Goal: Task Accomplishment & Management: Manage account settings

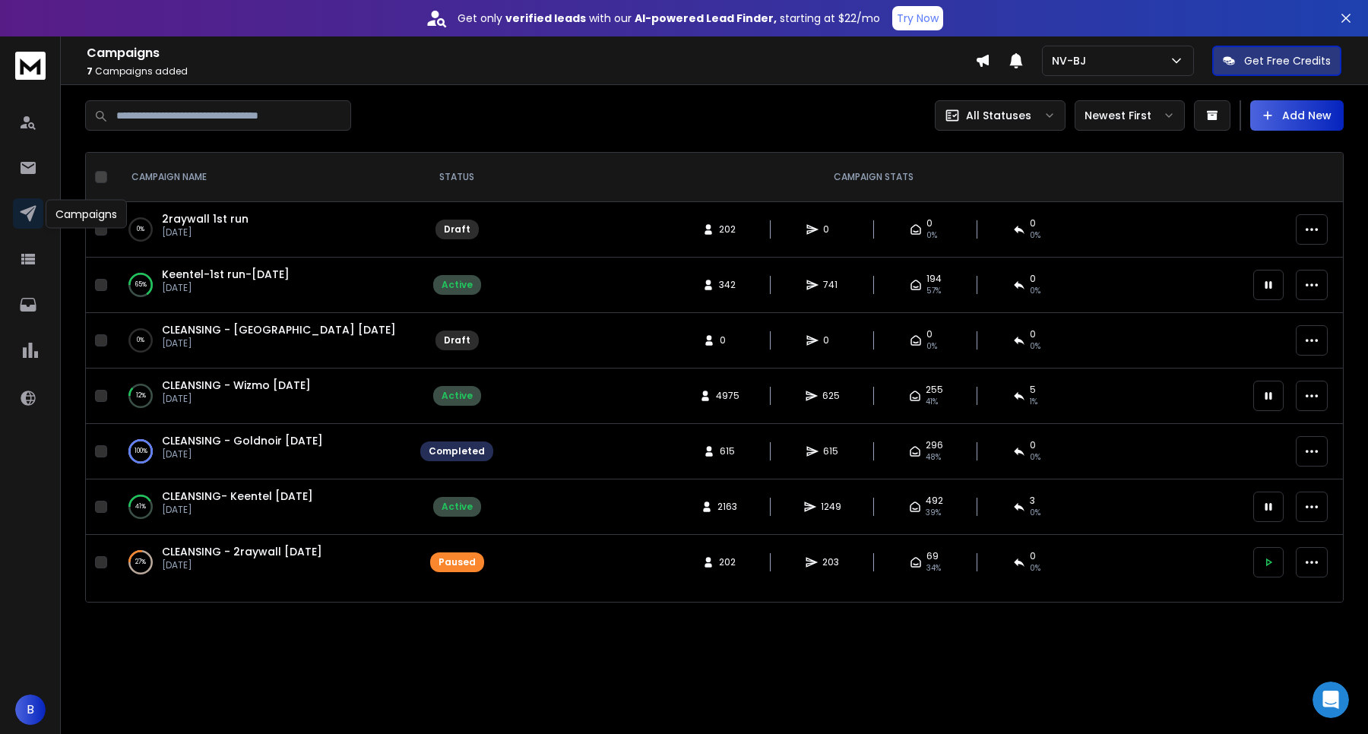
click at [243, 283] on p "[DATE]" at bounding box center [226, 288] width 128 height 12
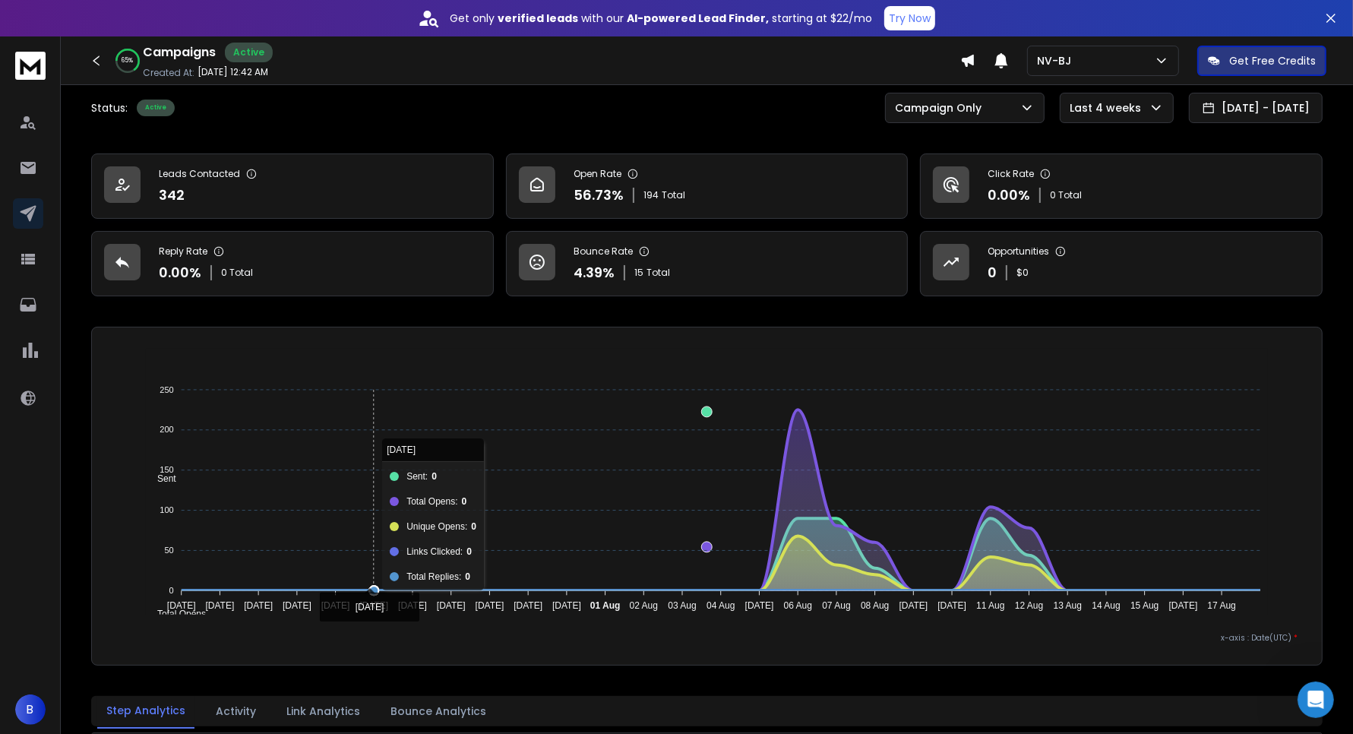
scroll to position [93, 0]
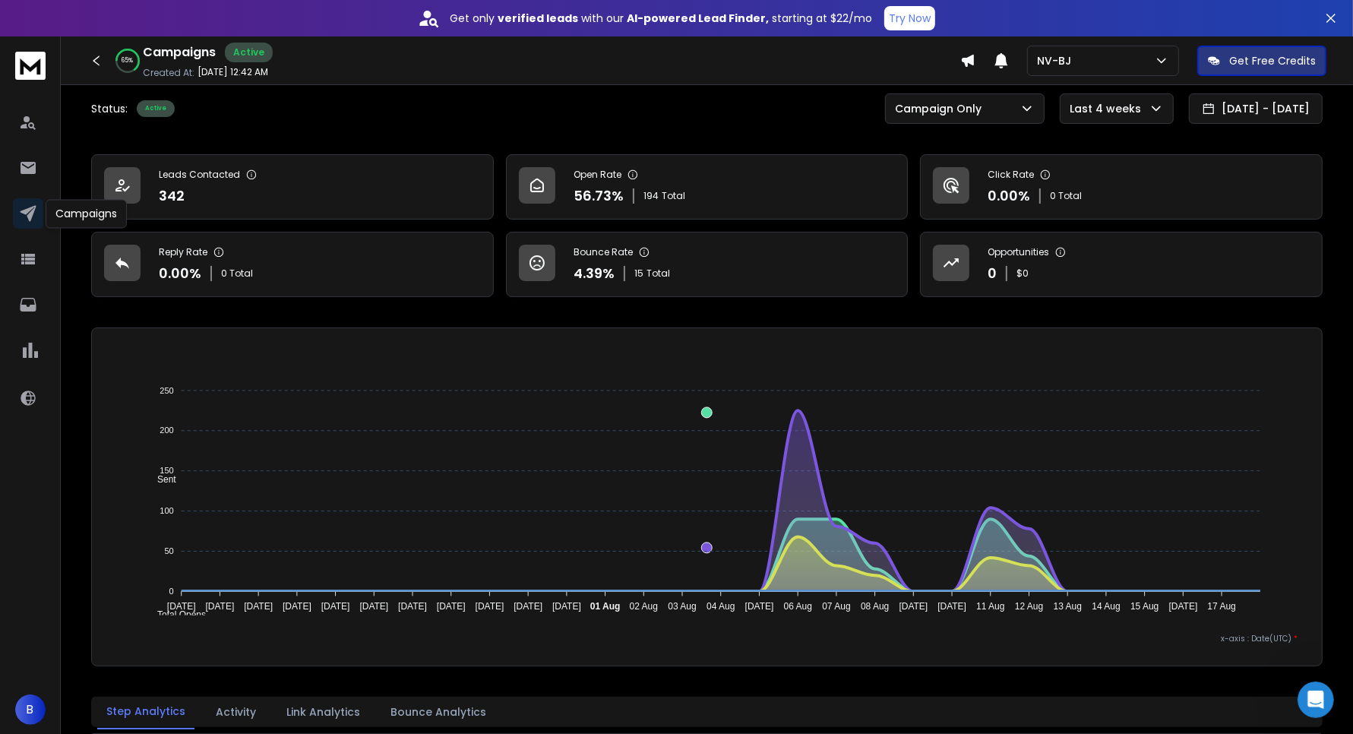
click at [36, 215] on link at bounding box center [28, 213] width 30 height 30
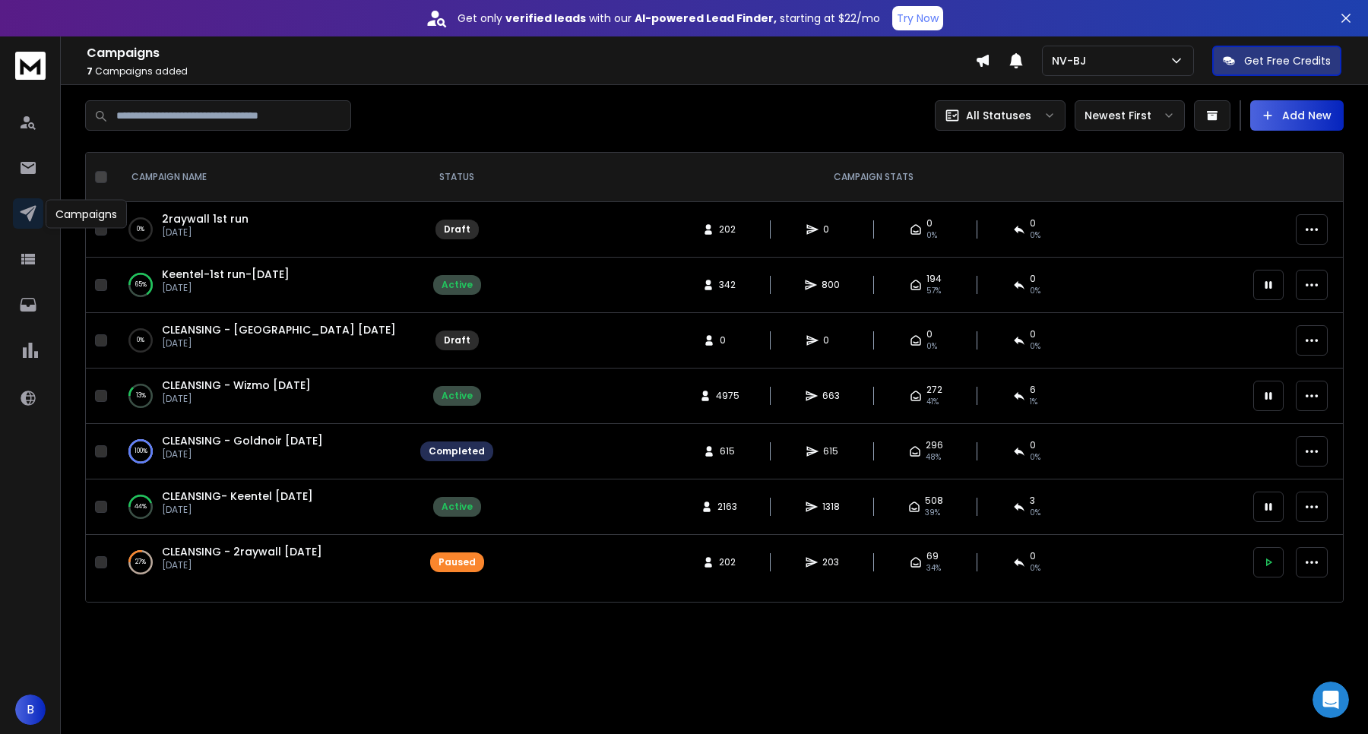
click at [21, 201] on link at bounding box center [28, 213] width 30 height 30
click at [183, 293] on p "[DATE]" at bounding box center [226, 288] width 128 height 12
click at [207, 442] on span "CLEANSING - Goldnoir [DATE]" at bounding box center [242, 440] width 161 height 15
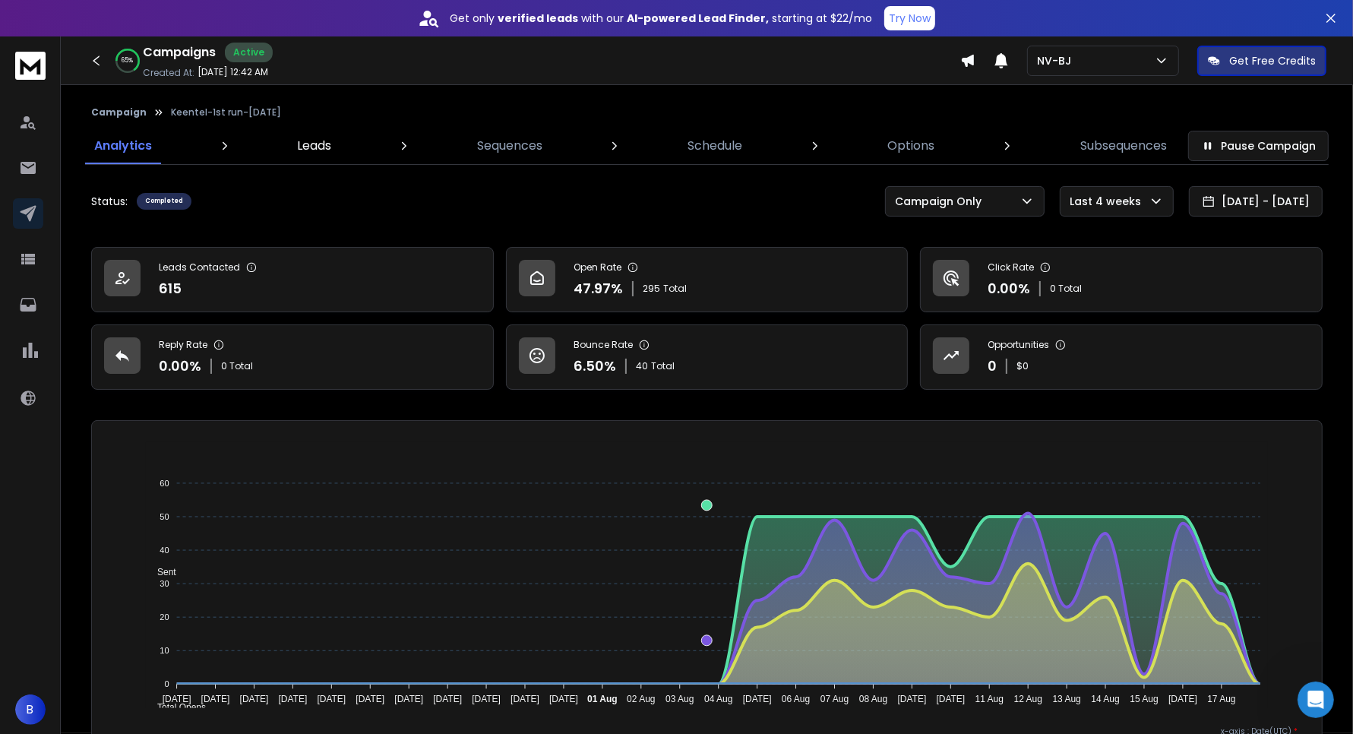
click at [316, 144] on p "Leads" at bounding box center [314, 146] width 34 height 18
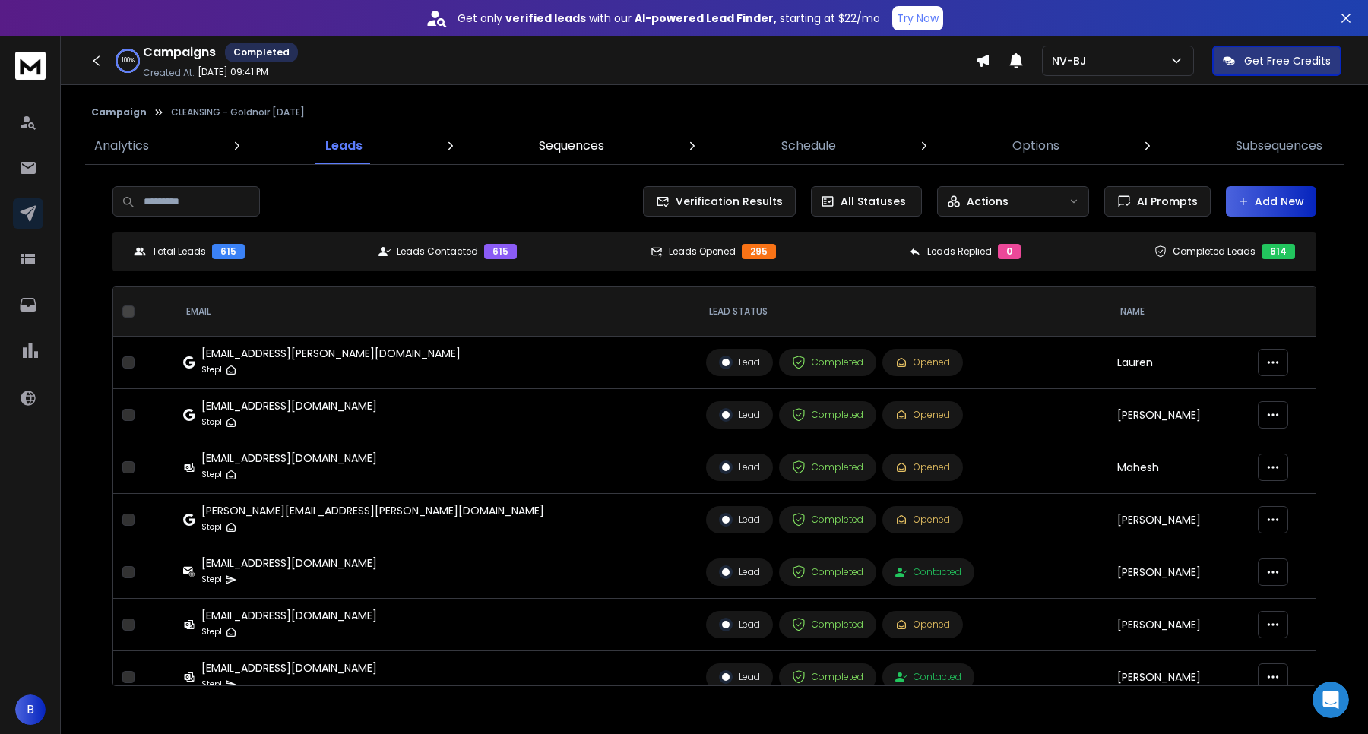
click at [579, 133] on link "Sequences" at bounding box center [572, 146] width 84 height 36
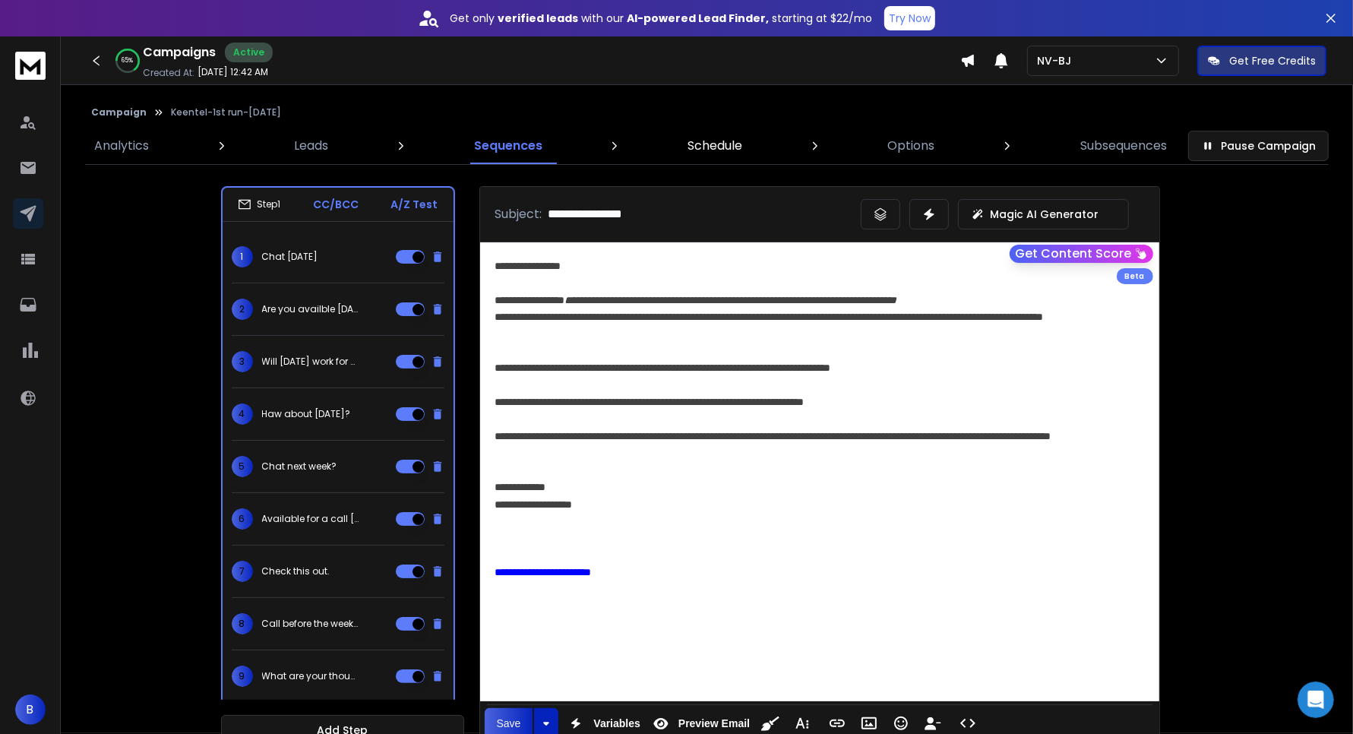
click at [717, 146] on p "Schedule" at bounding box center [715, 146] width 55 height 18
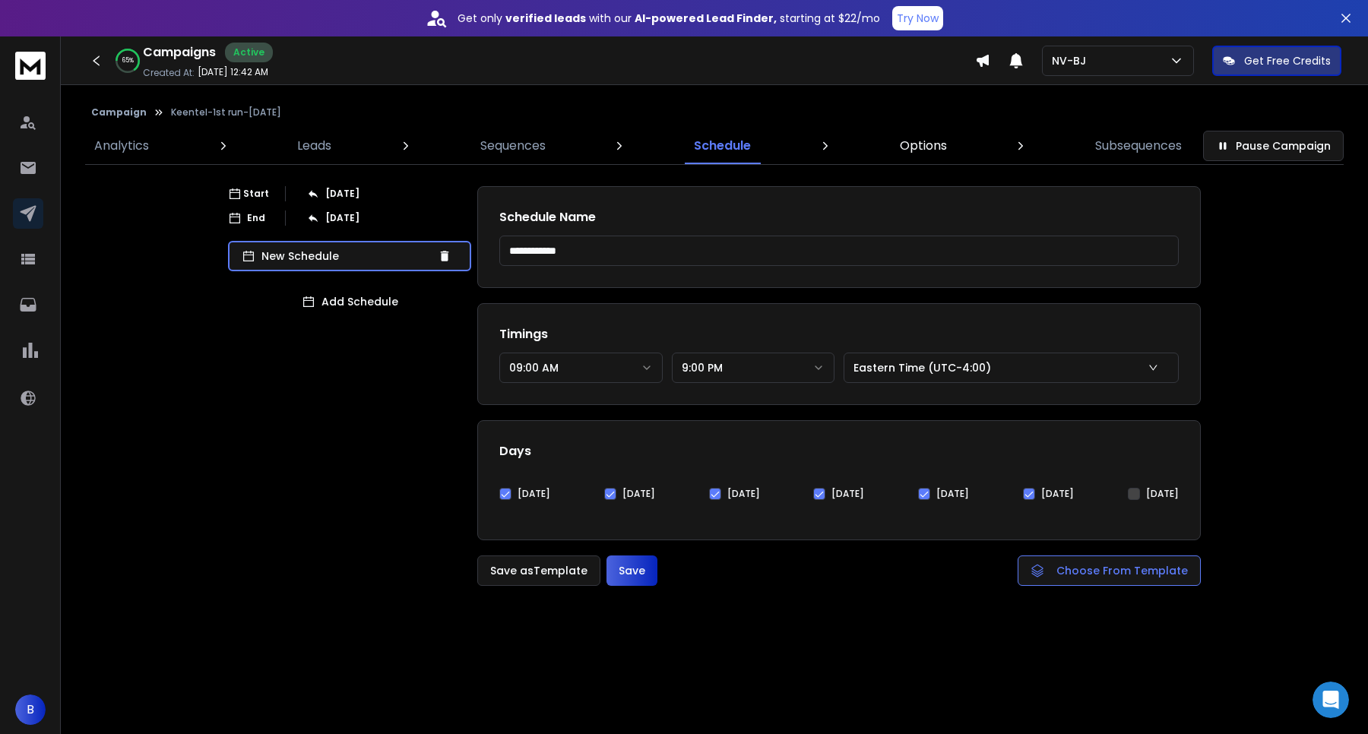
click at [916, 141] on p "Options" at bounding box center [923, 146] width 47 height 18
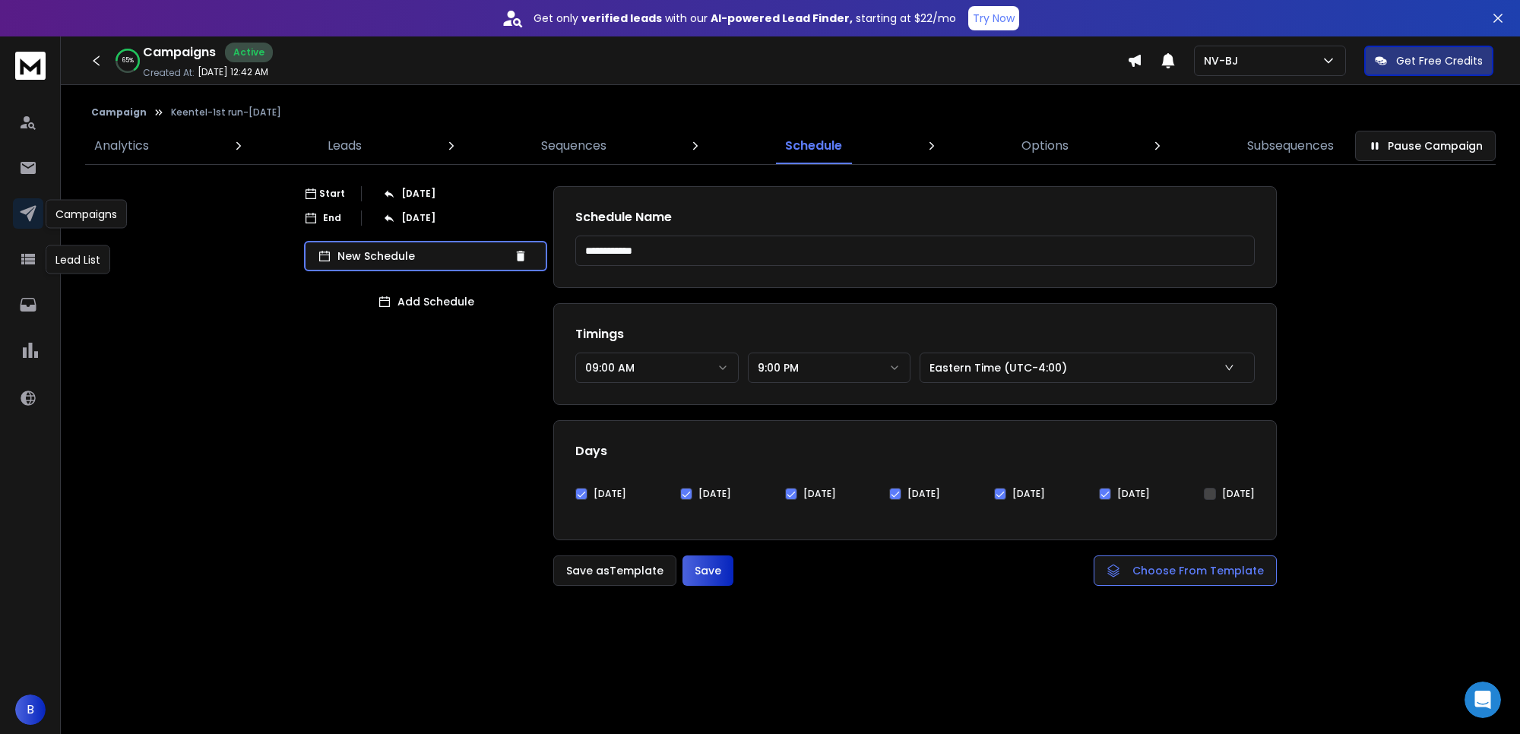
click at [27, 213] on icon at bounding box center [28, 213] width 16 height 16
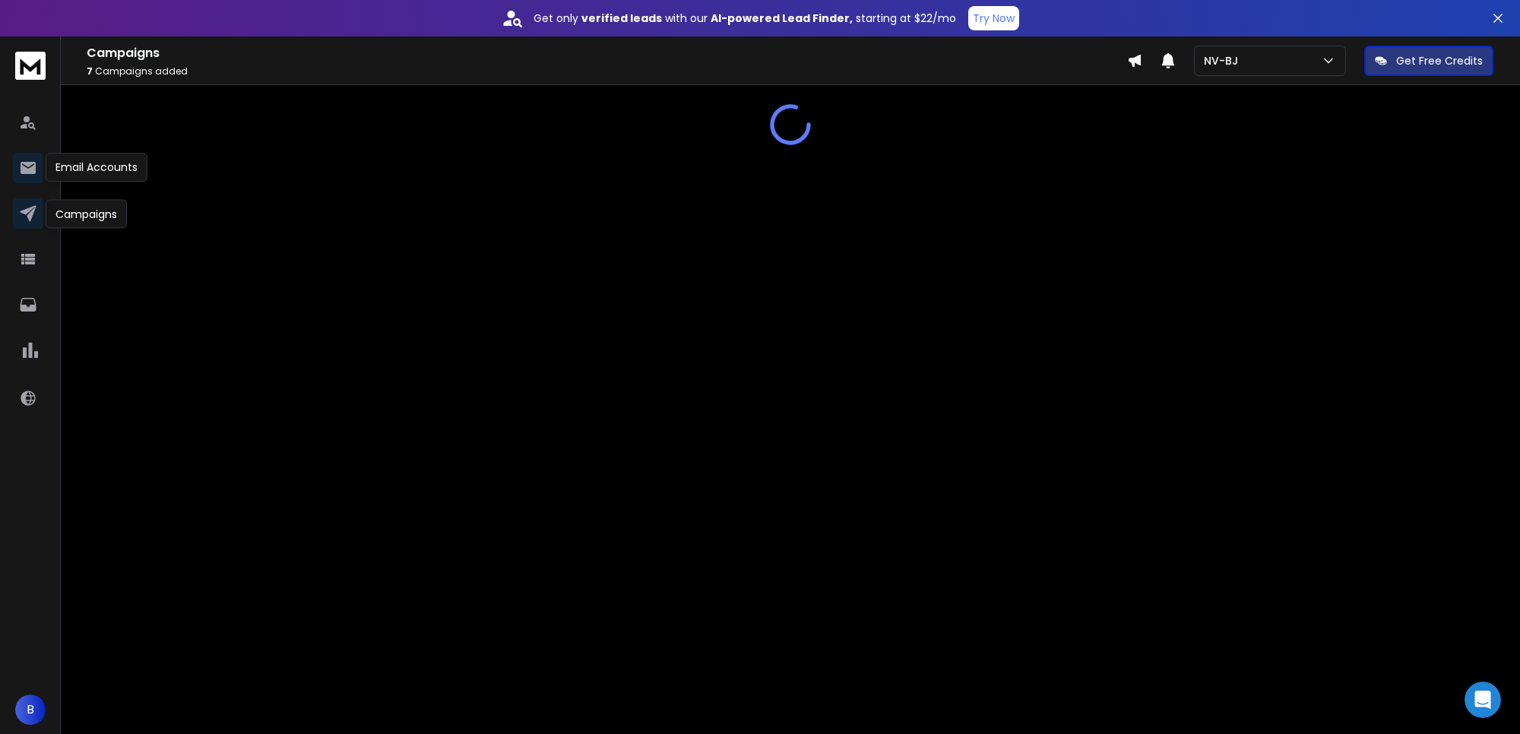
click at [29, 179] on link at bounding box center [28, 168] width 30 height 30
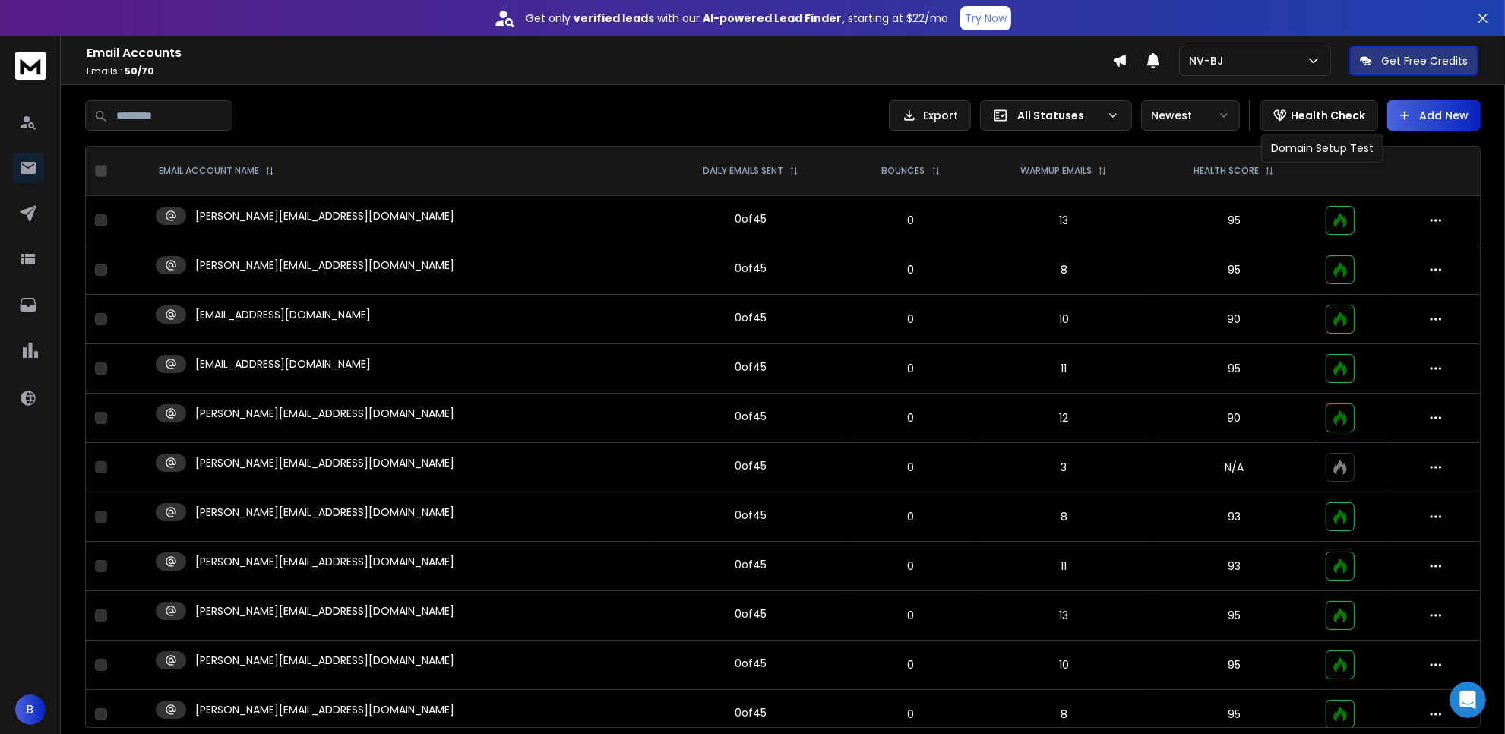
click at [1214, 119] on button "Newest" at bounding box center [1190, 115] width 99 height 30
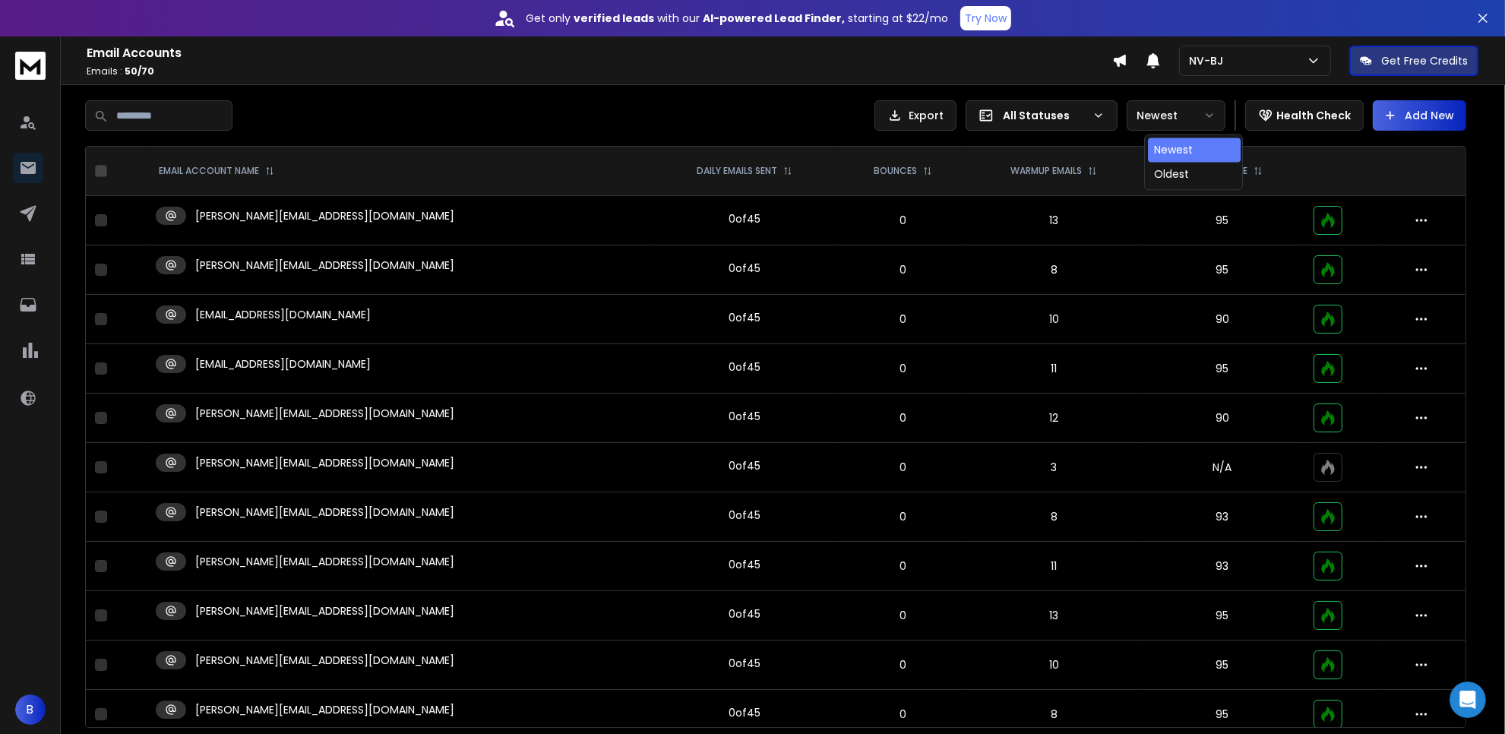
click at [1220, 116] on button "Newest" at bounding box center [1176, 115] width 99 height 30
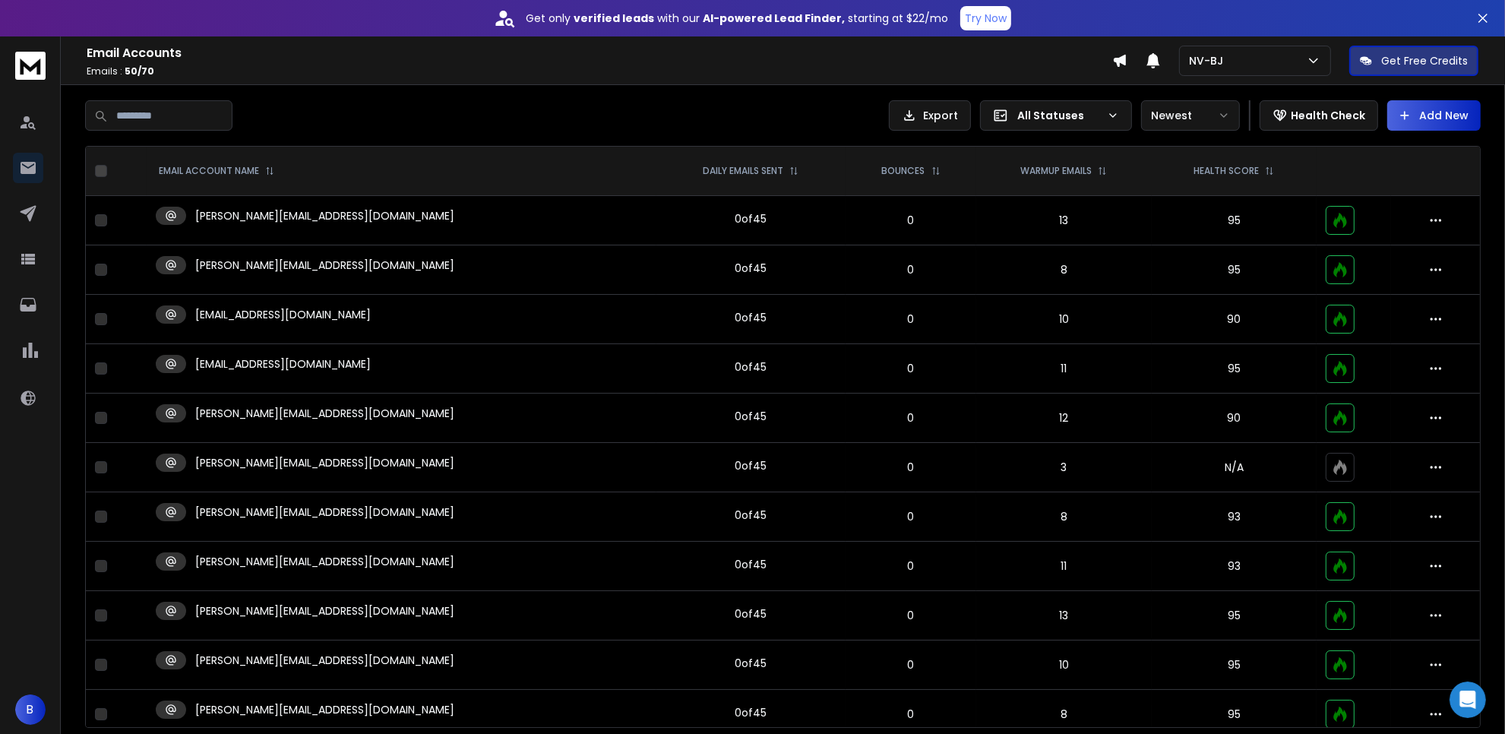
click at [1141, 115] on div "Export All Statuses Newest Health Check Add New" at bounding box center [1185, 115] width 592 height 30
click at [1129, 112] on div "All Statuses" at bounding box center [1056, 115] width 152 height 30
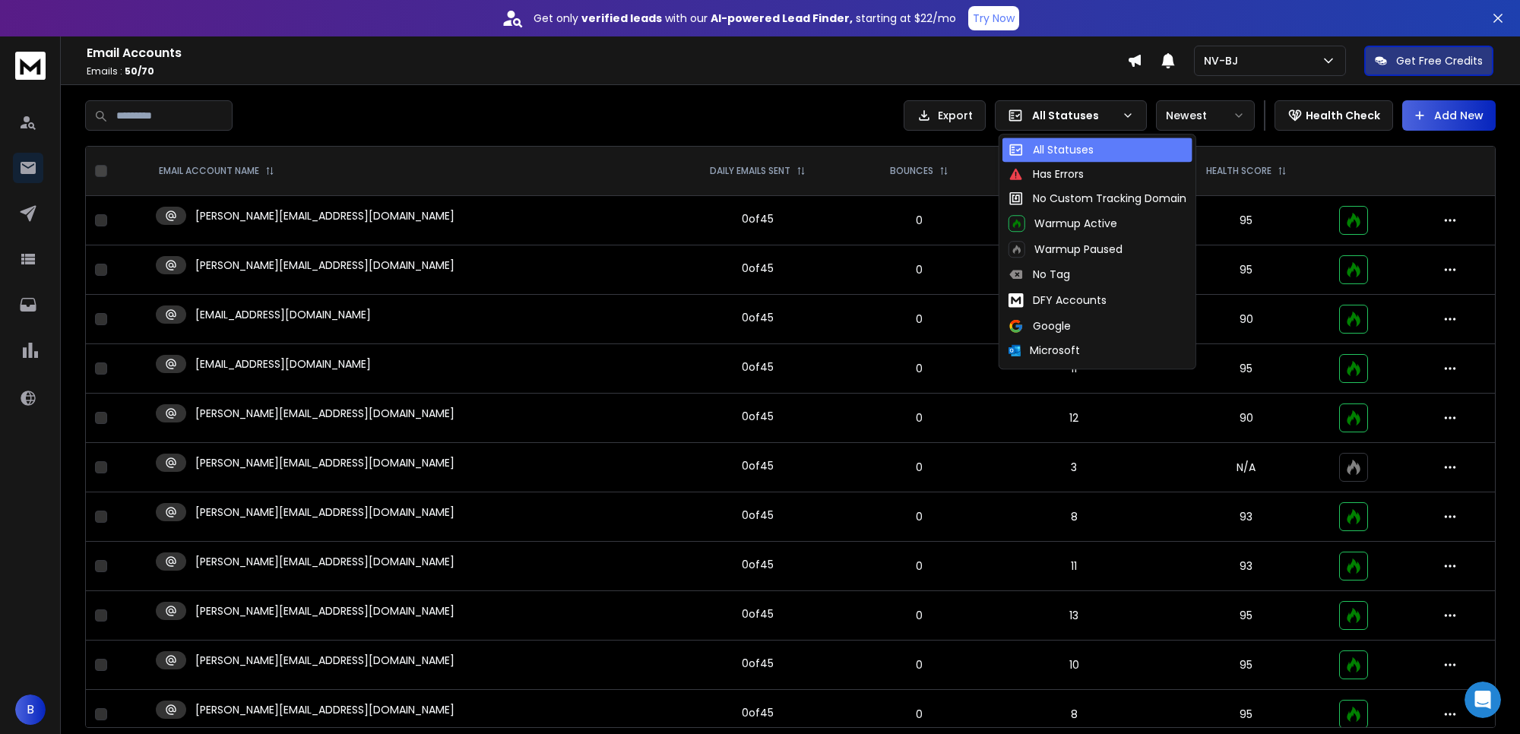
click at [1100, 108] on p "All Statuses" at bounding box center [1074, 115] width 84 height 15
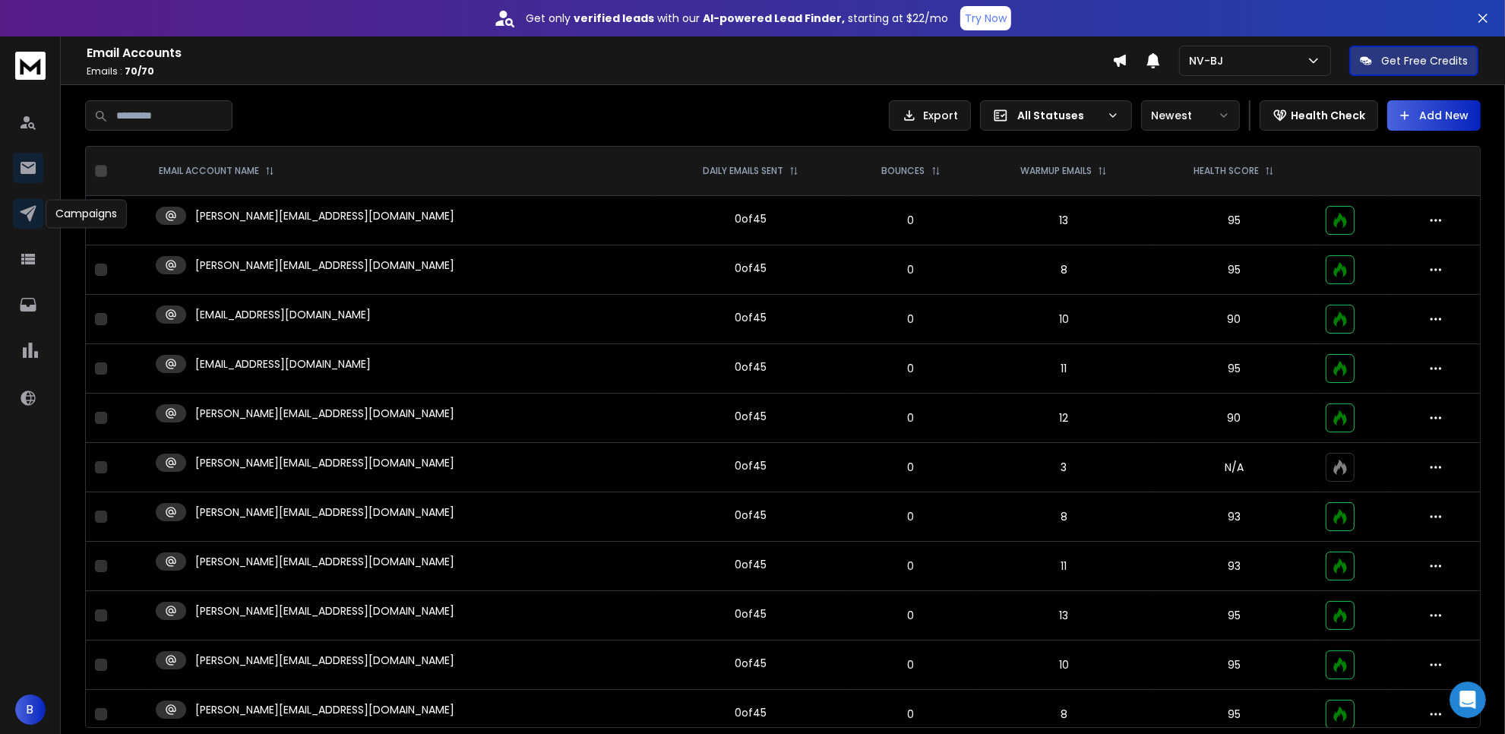
click at [38, 210] on link at bounding box center [28, 213] width 30 height 30
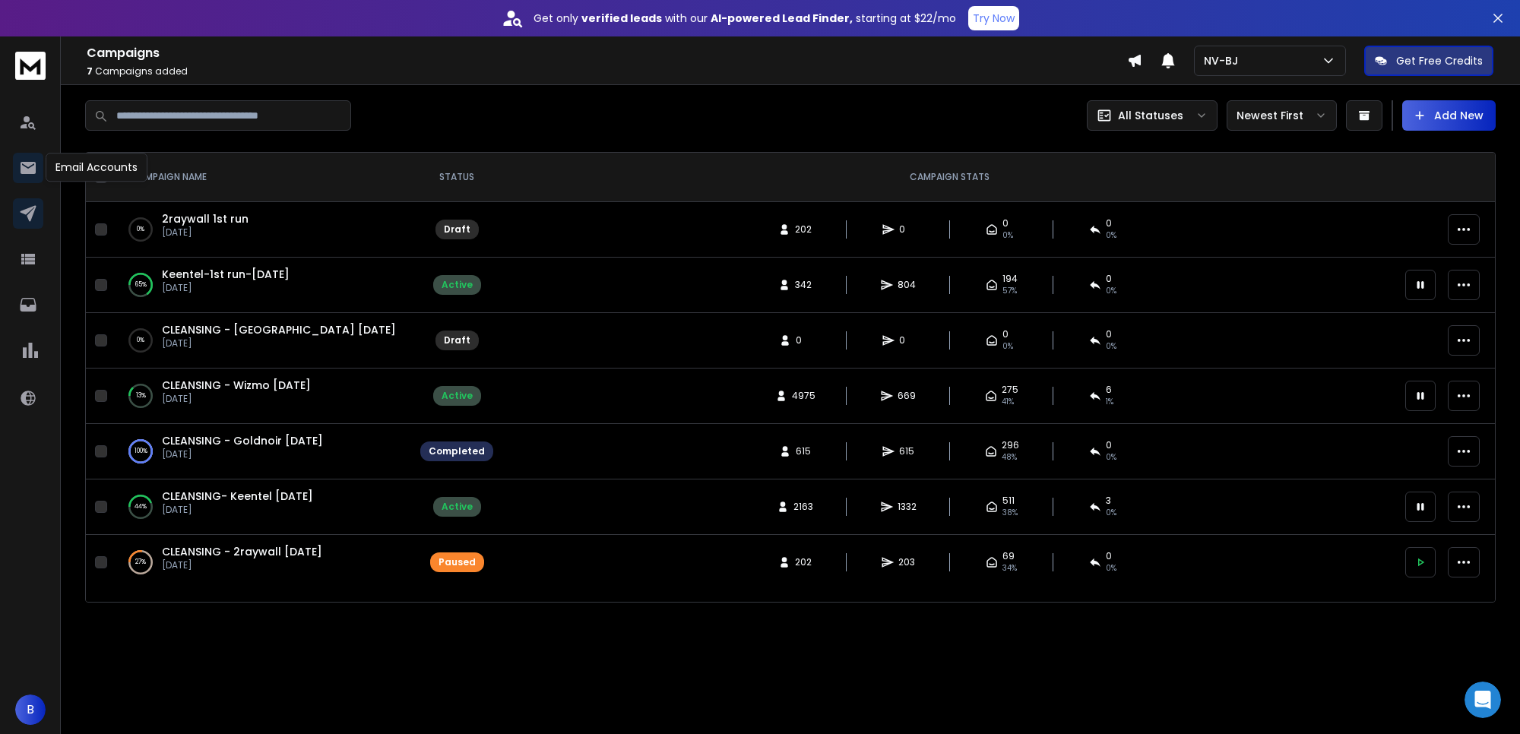
click at [21, 159] on icon at bounding box center [28, 168] width 18 height 18
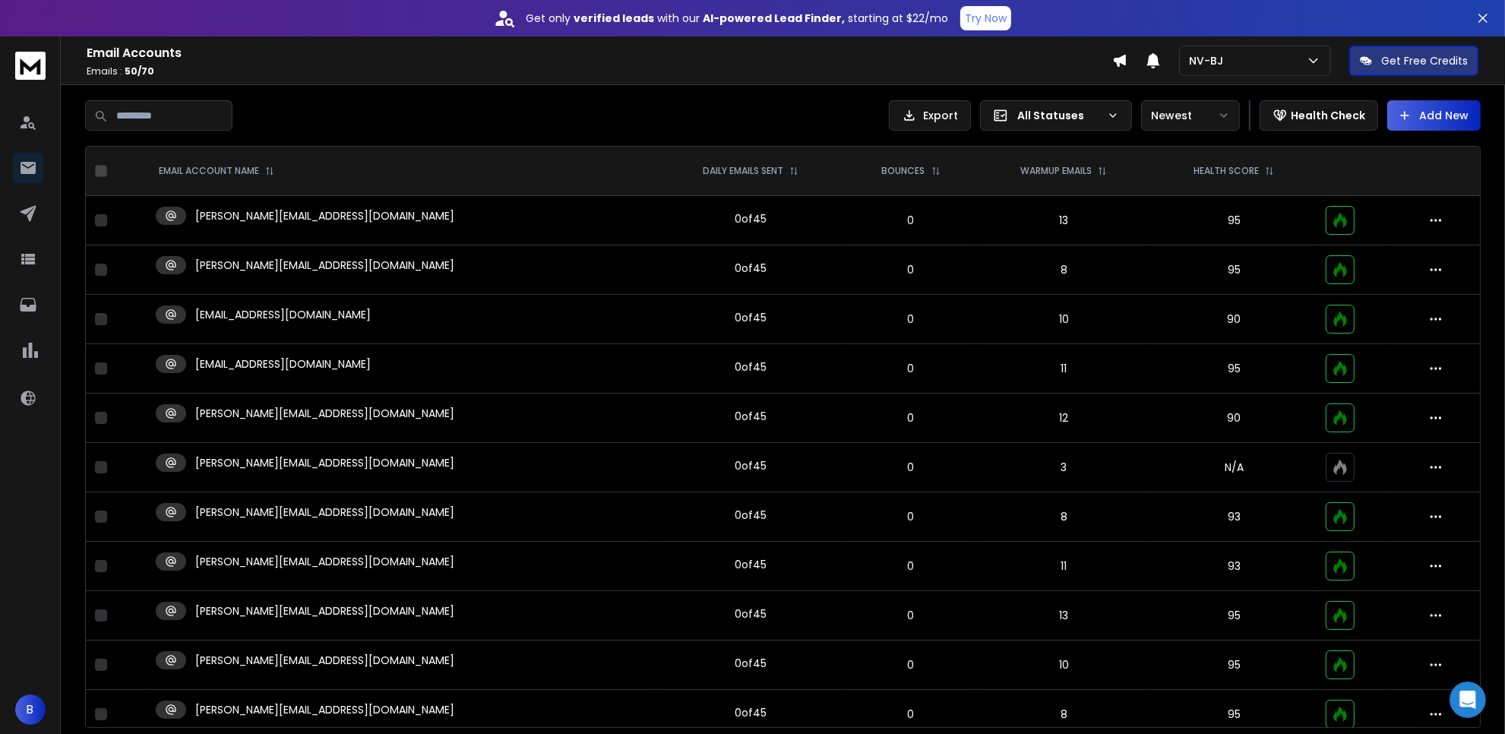
click at [1110, 108] on div "All Statuses" at bounding box center [1056, 115] width 152 height 30
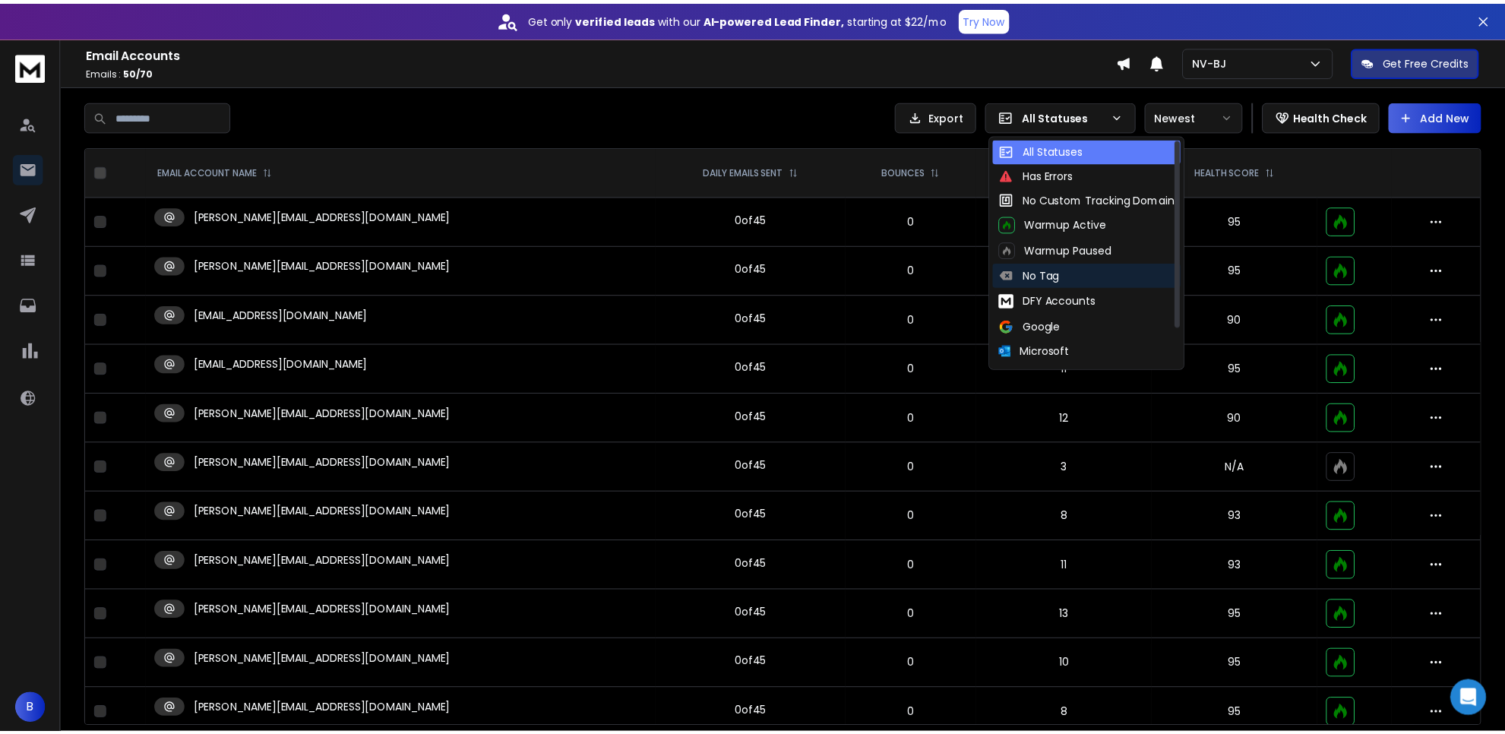
scroll to position [46, 0]
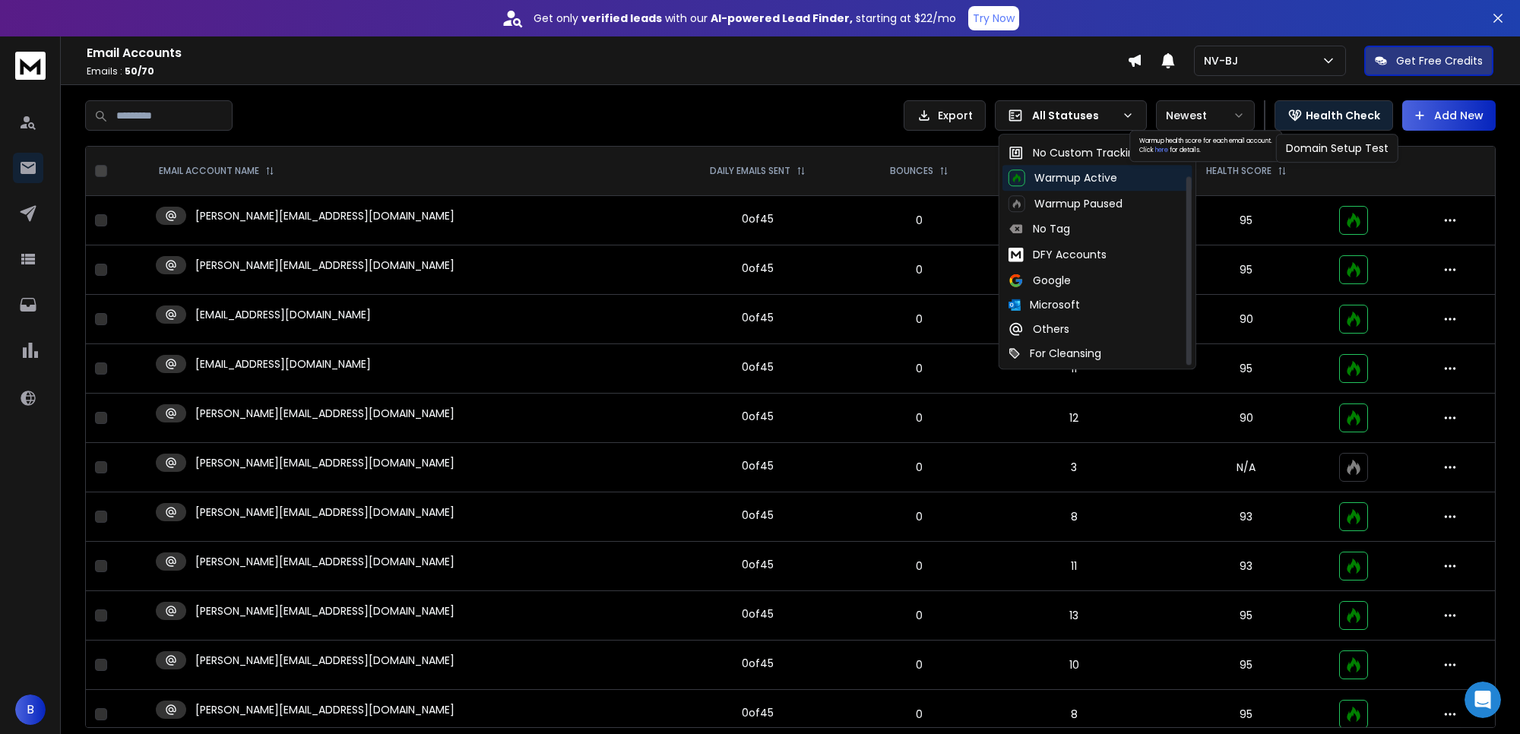
click at [1309, 120] on p "Health Check" at bounding box center [1343, 115] width 74 height 15
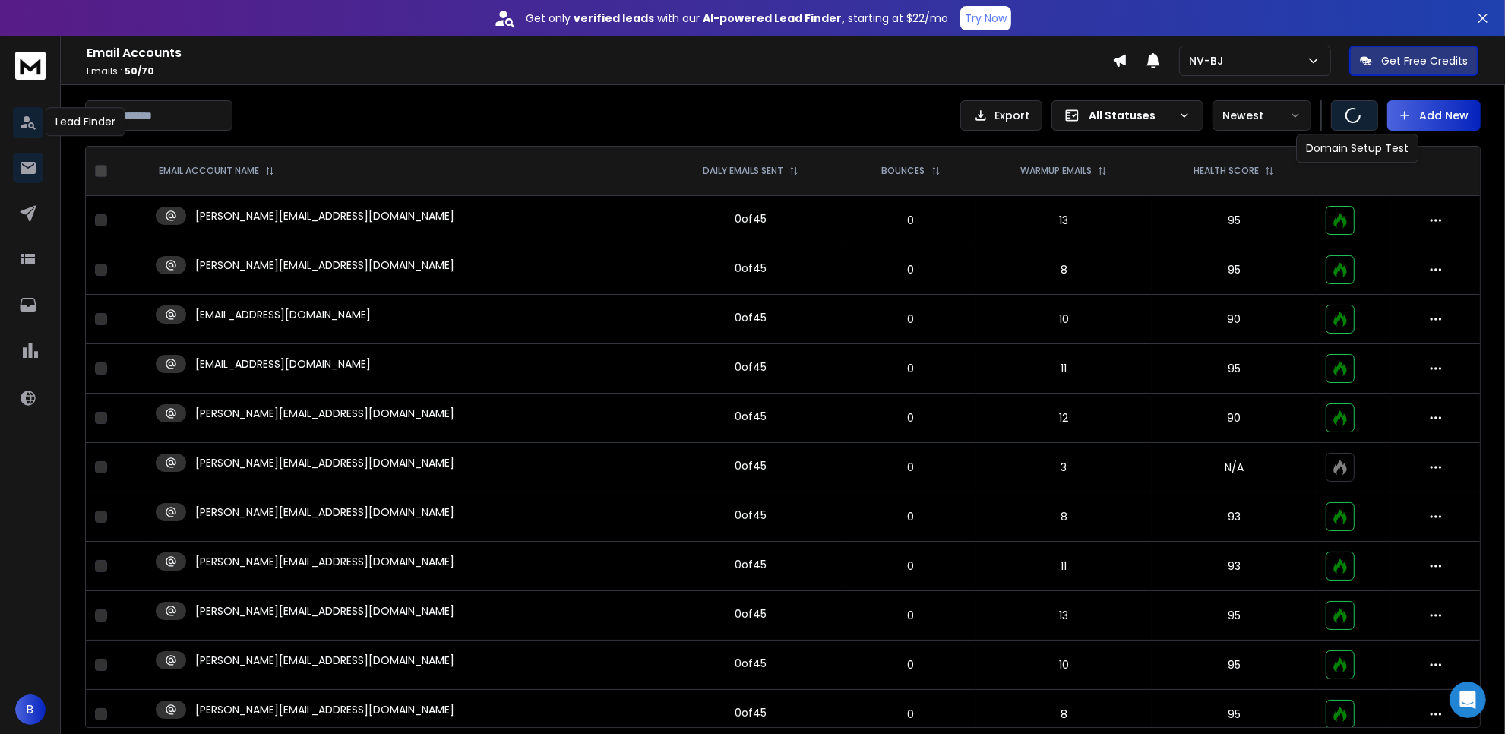
click at [35, 116] on icon at bounding box center [28, 122] width 18 height 18
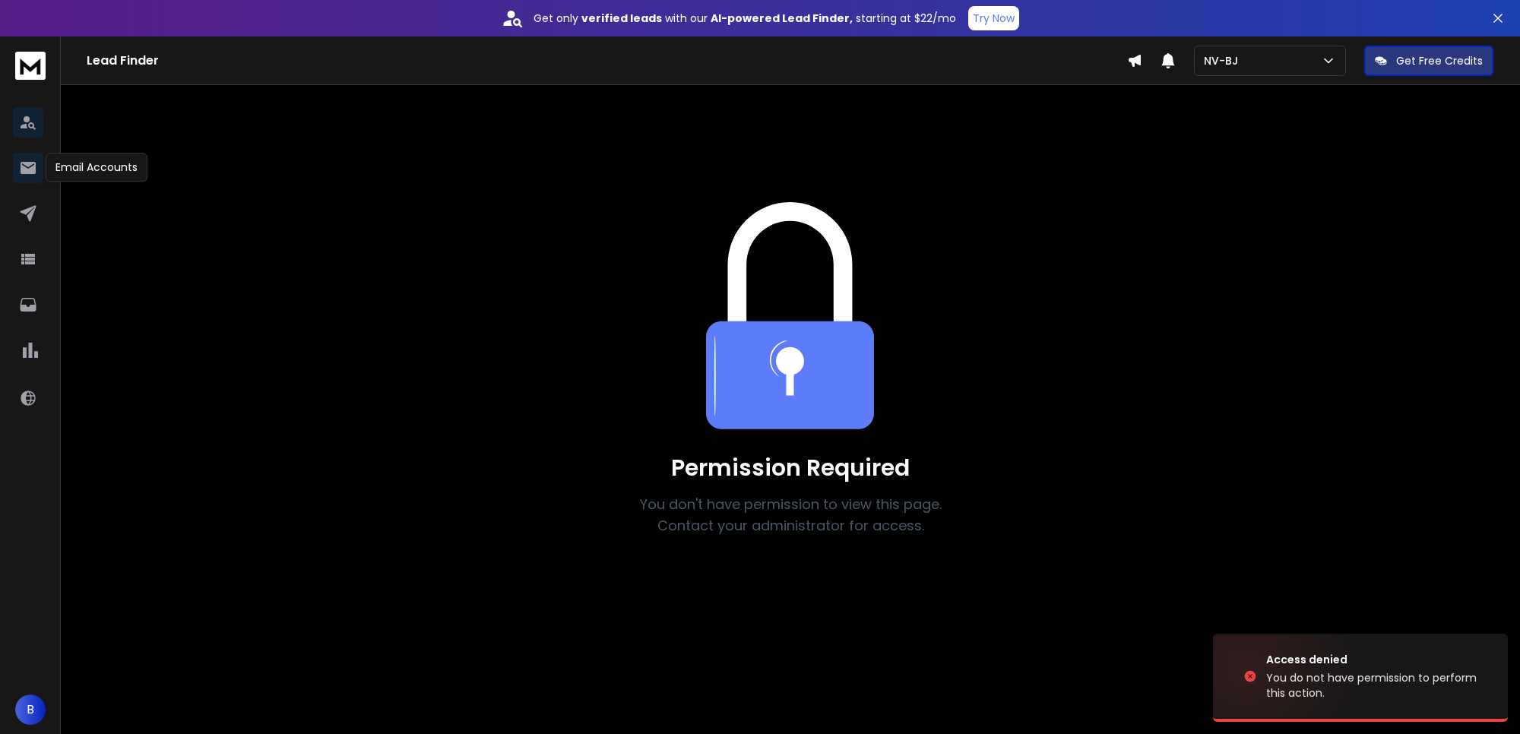
click at [39, 156] on link at bounding box center [28, 168] width 30 height 30
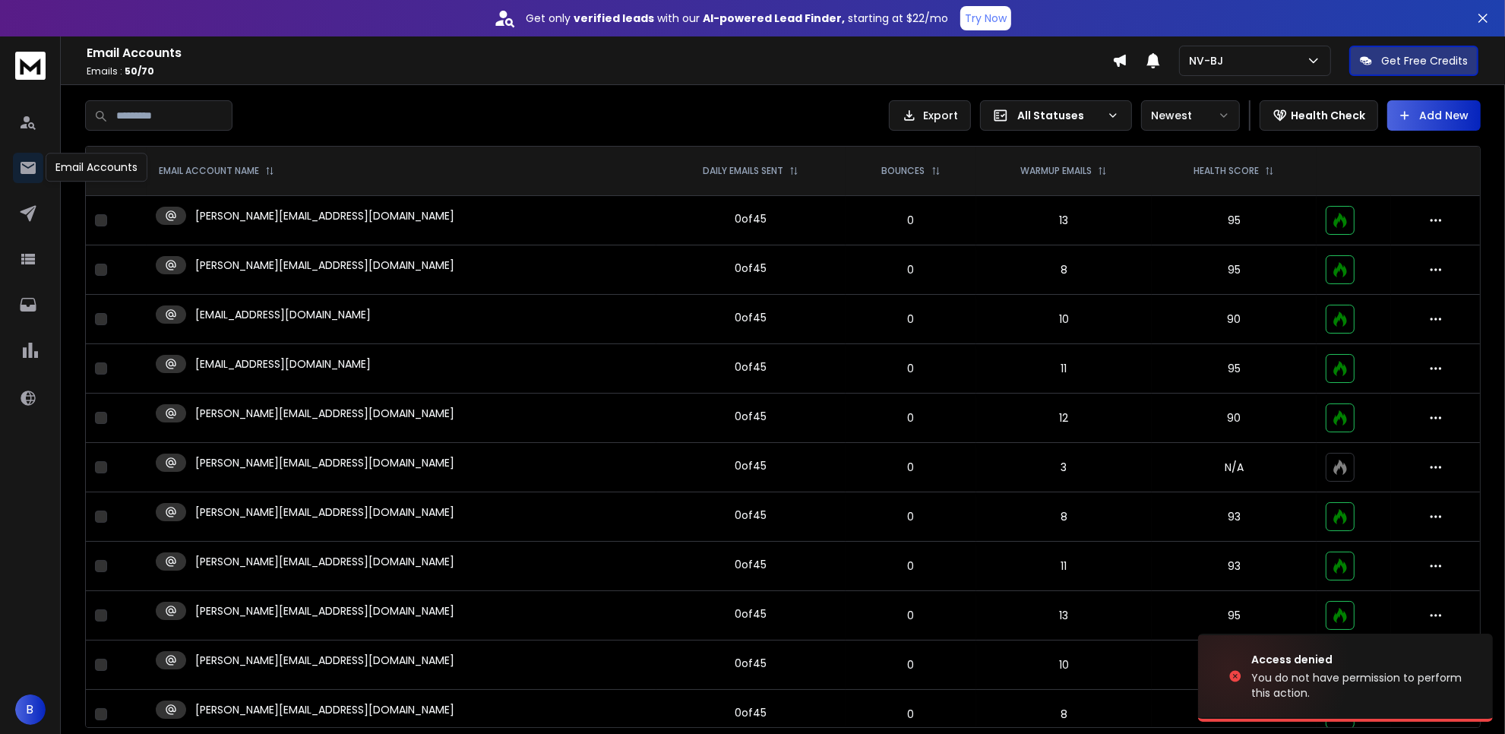
click at [25, 55] on img at bounding box center [30, 66] width 30 height 28
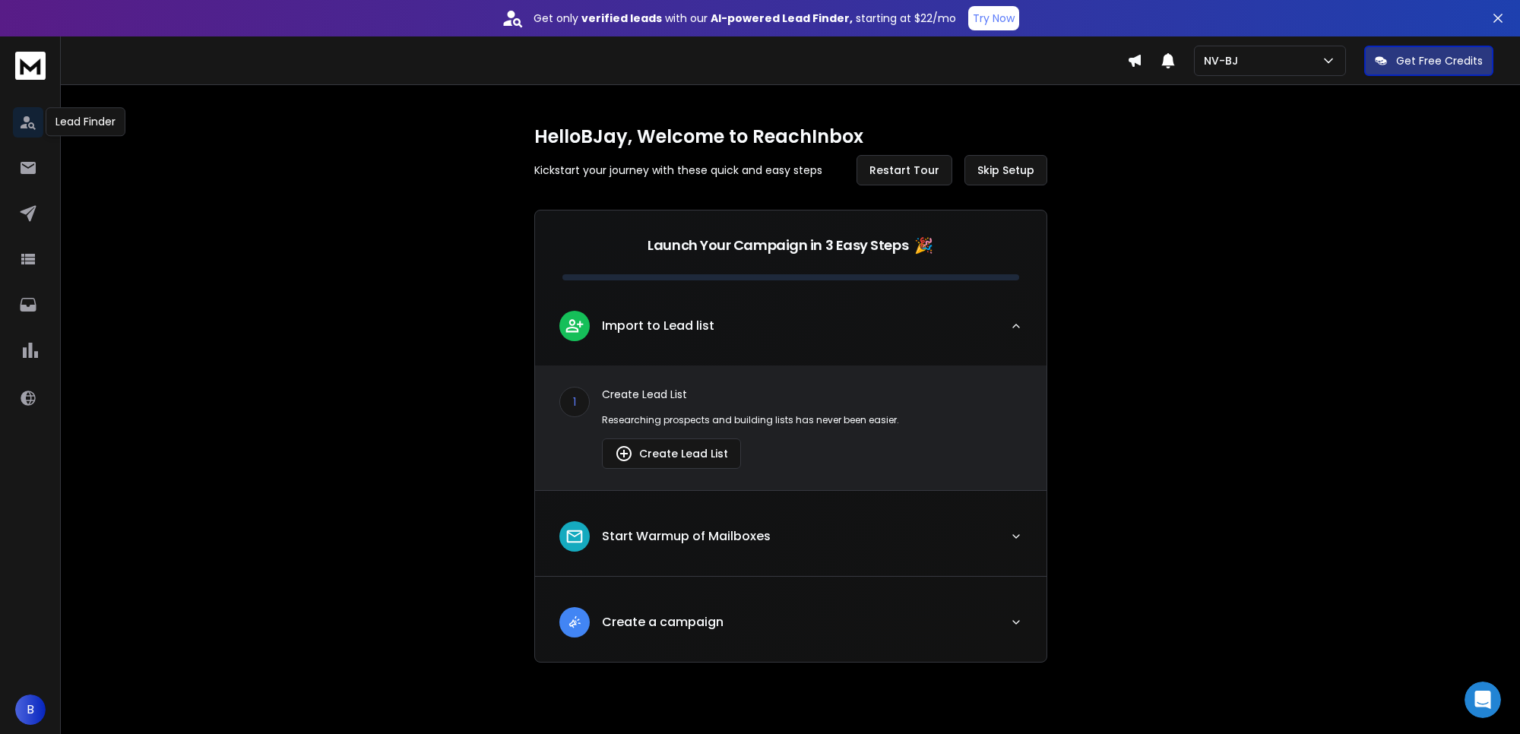
click at [29, 133] on link at bounding box center [28, 122] width 30 height 30
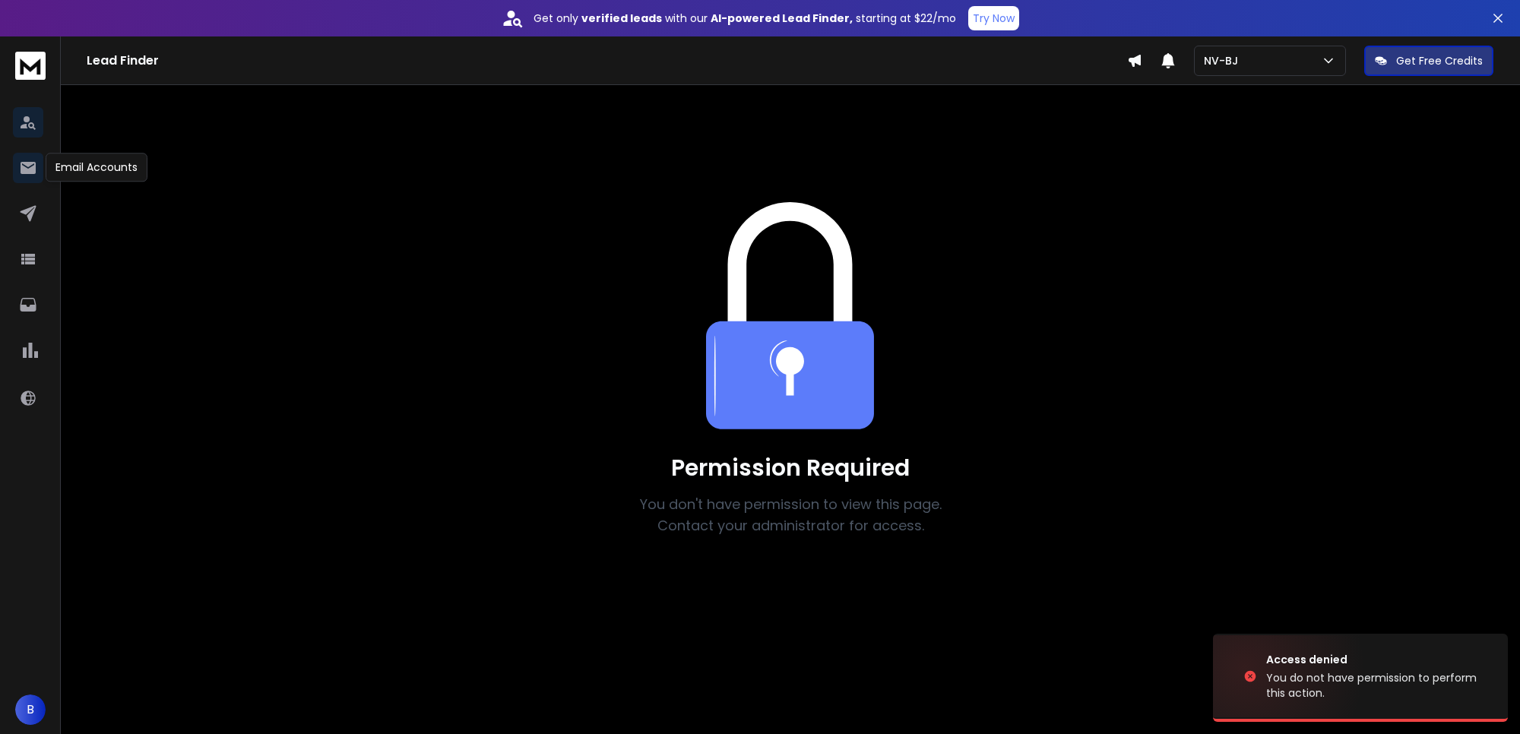
click at [39, 176] on link at bounding box center [28, 168] width 30 height 30
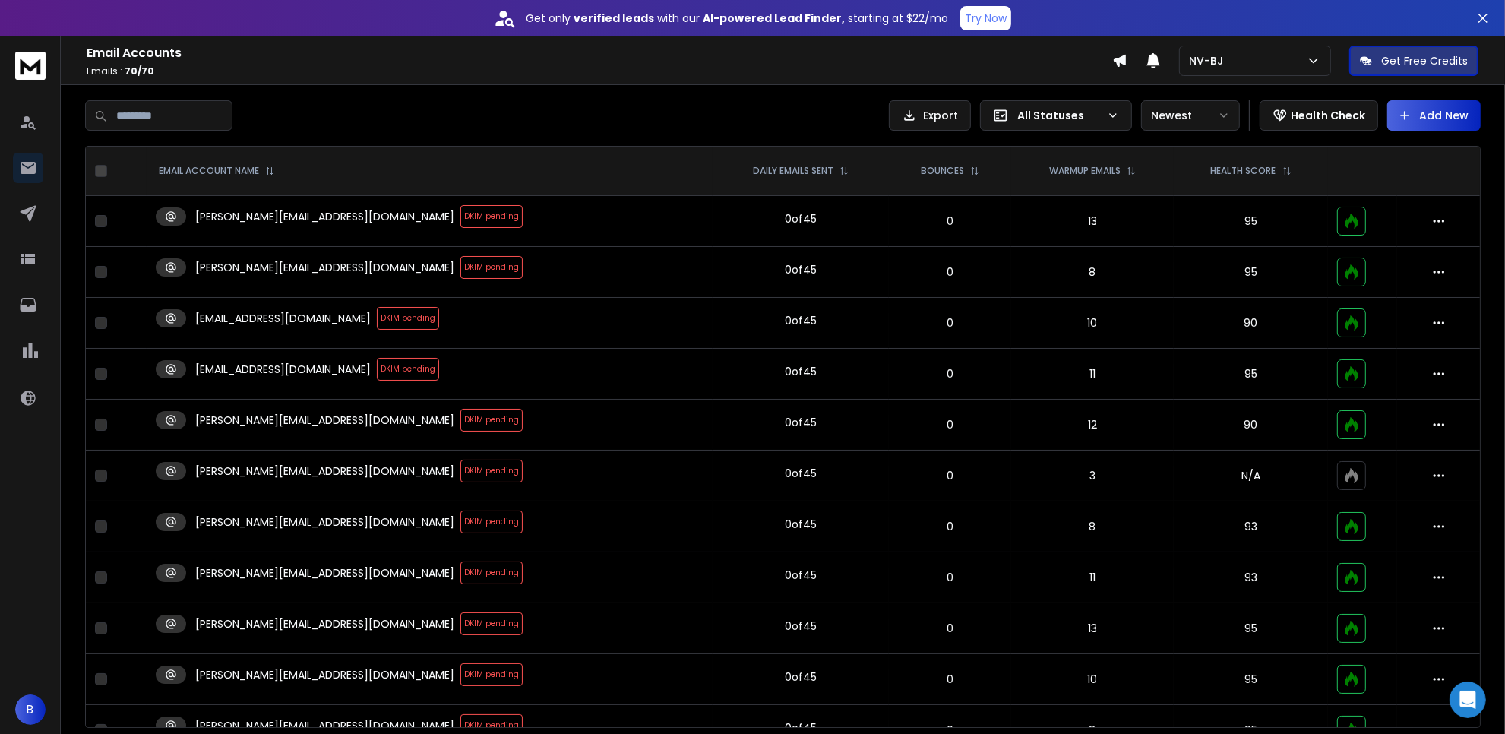
click at [1065, 114] on p "All Statuses" at bounding box center [1060, 115] width 84 height 15
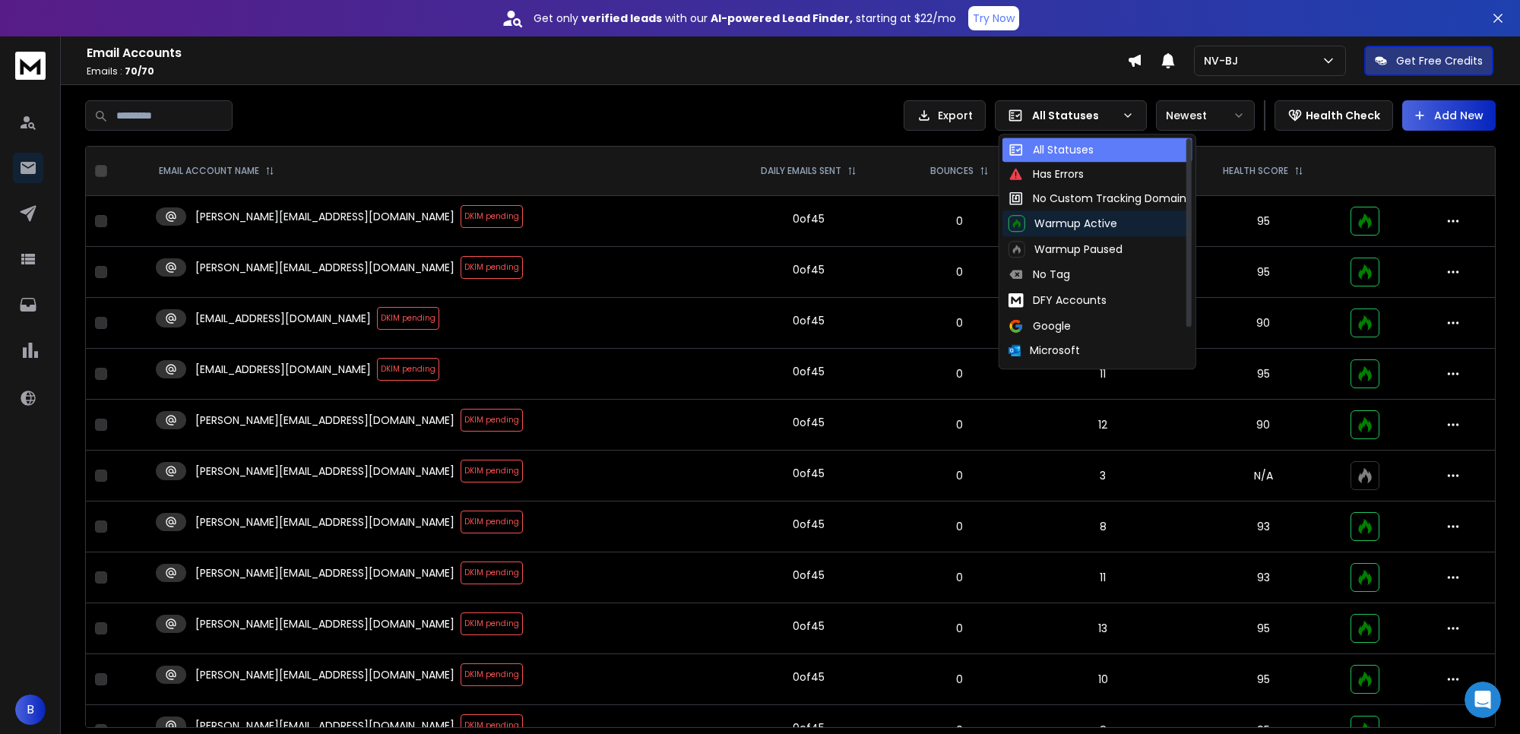
click at [1066, 226] on div "Warmup Active" at bounding box center [1062, 223] width 109 height 17
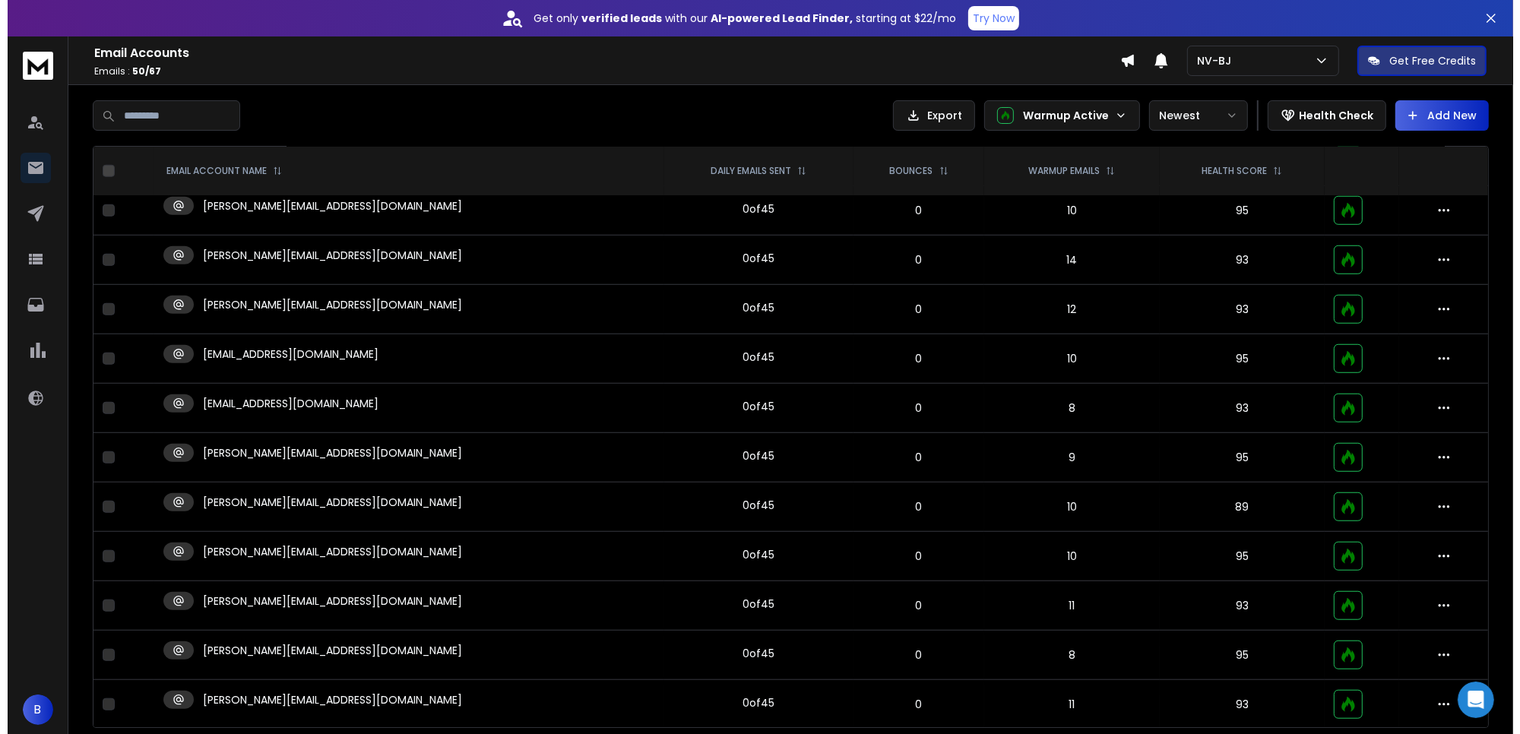
scroll to position [584, 0]
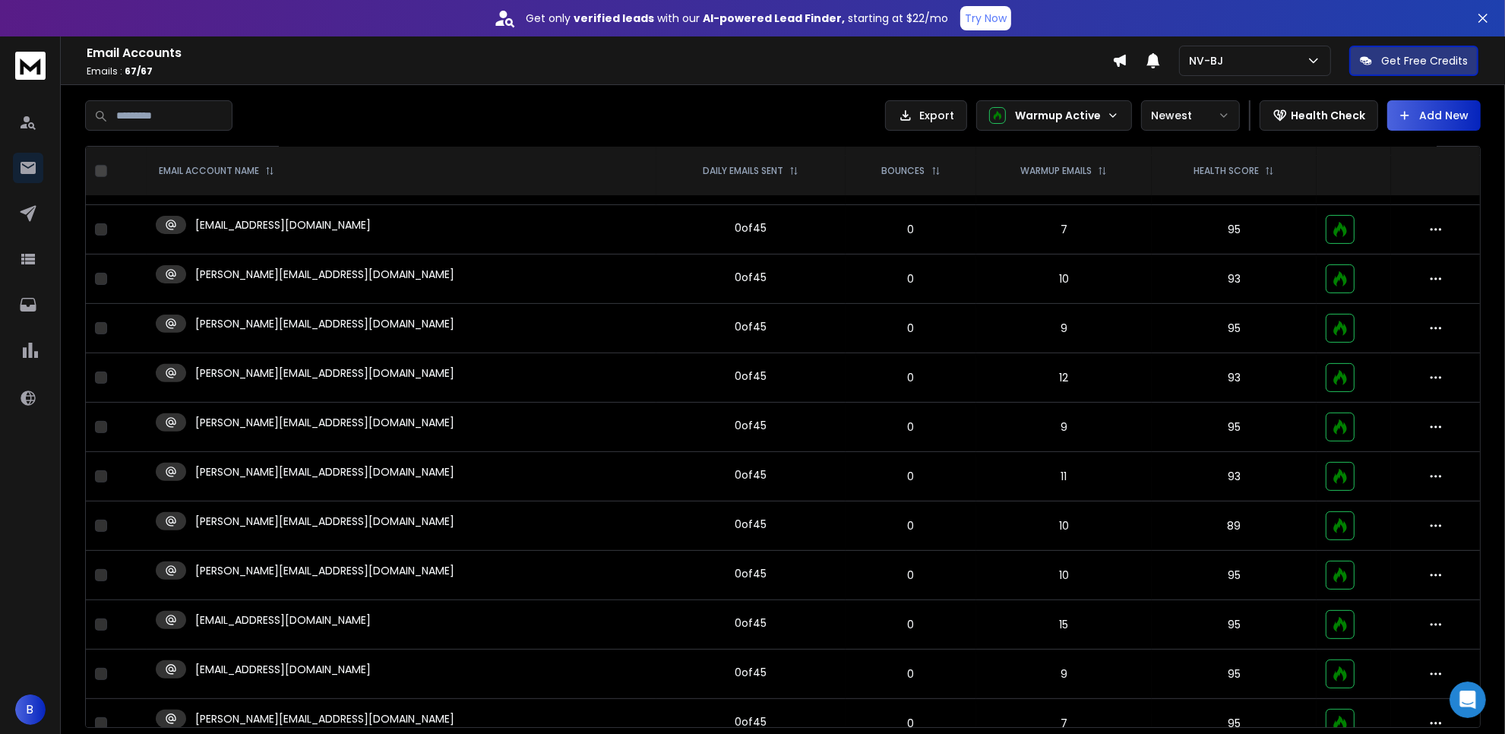
click at [1092, 112] on p "Warmup Active" at bounding box center [1058, 115] width 86 height 15
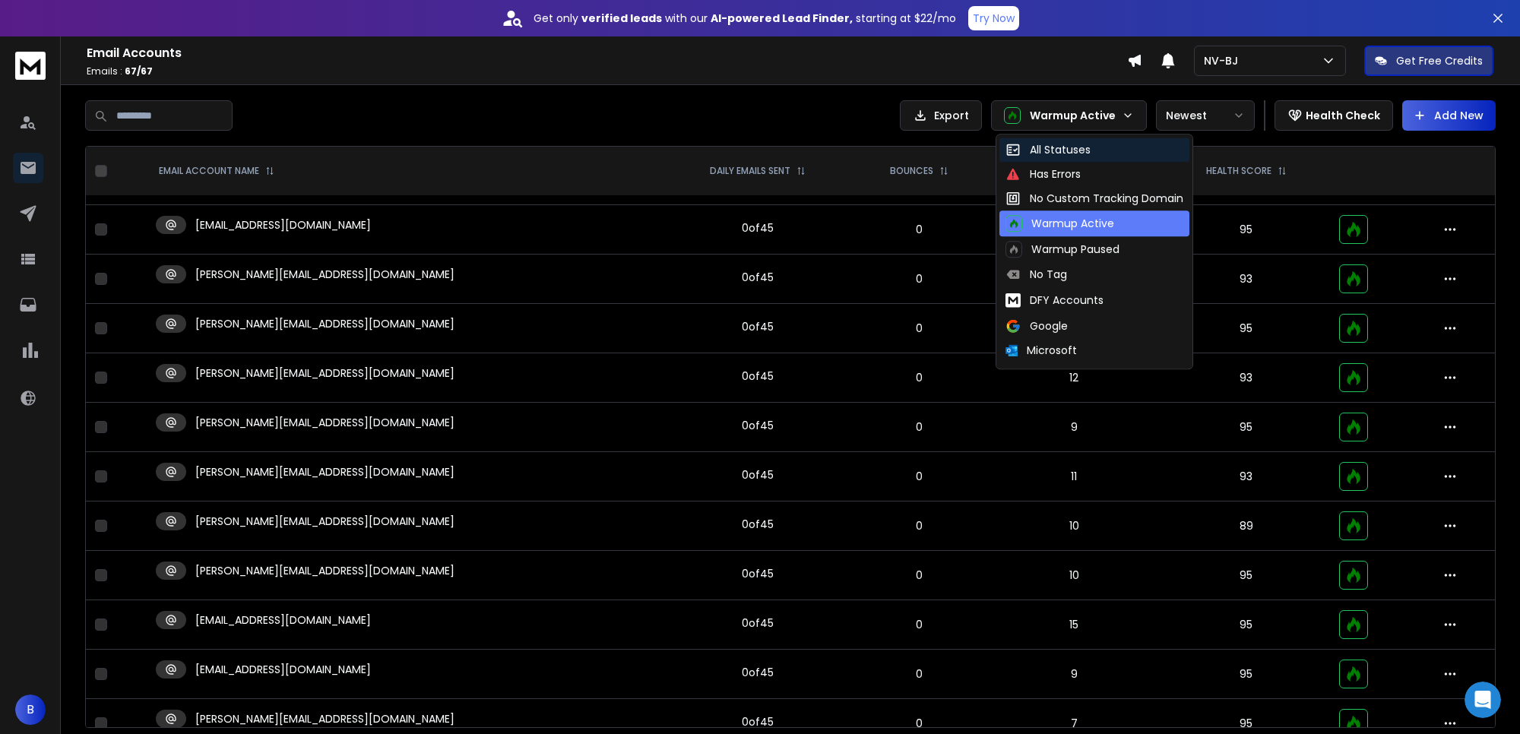
click at [1090, 112] on p "Warmup Active" at bounding box center [1073, 115] width 86 height 15
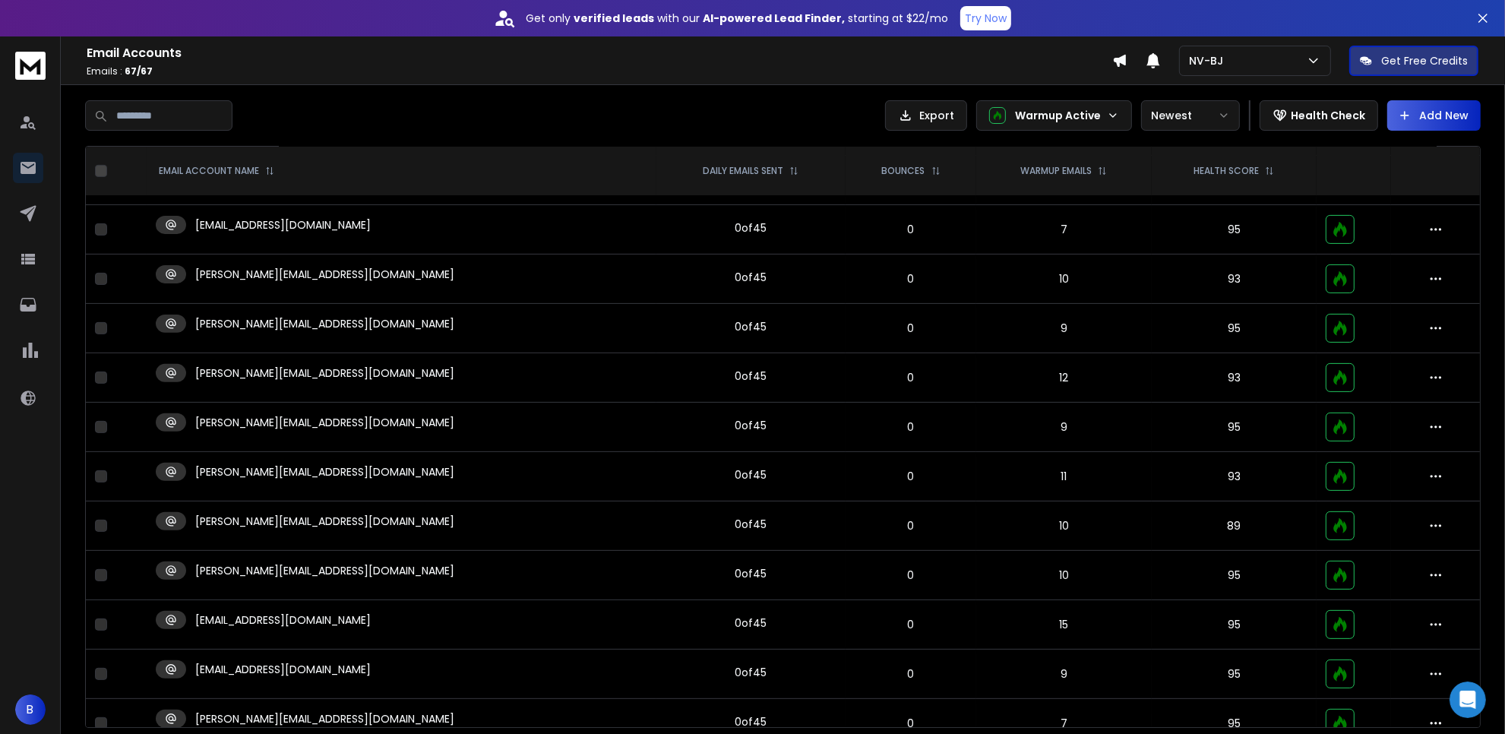
click at [1095, 134] on div "Export Warmup Active Newest Health Check Add New EMAIL ACCOUNT NAME DAILY EMAIL…" at bounding box center [783, 414] width 1396 height 628
click at [1097, 125] on div "Warmup Active" at bounding box center [1054, 115] width 156 height 30
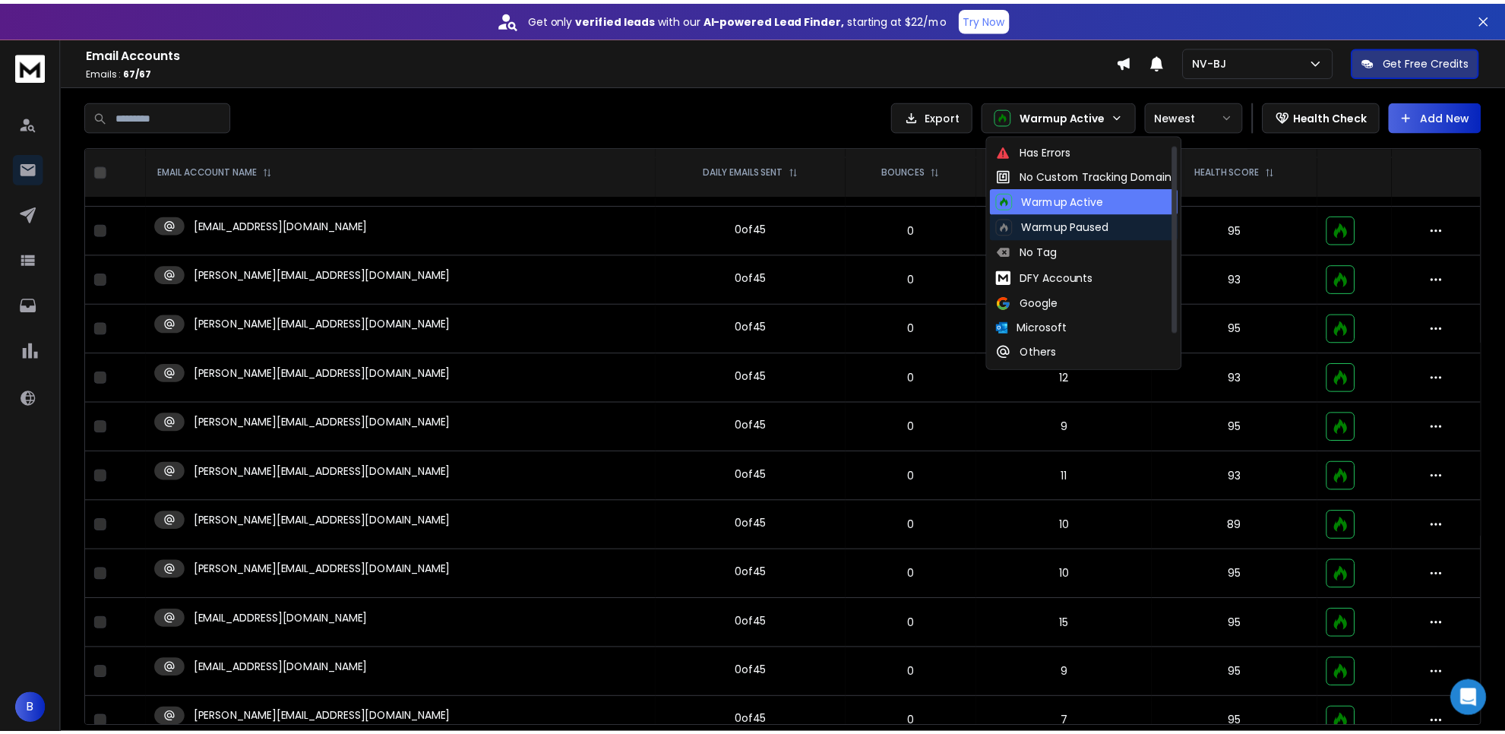
scroll to position [46, 0]
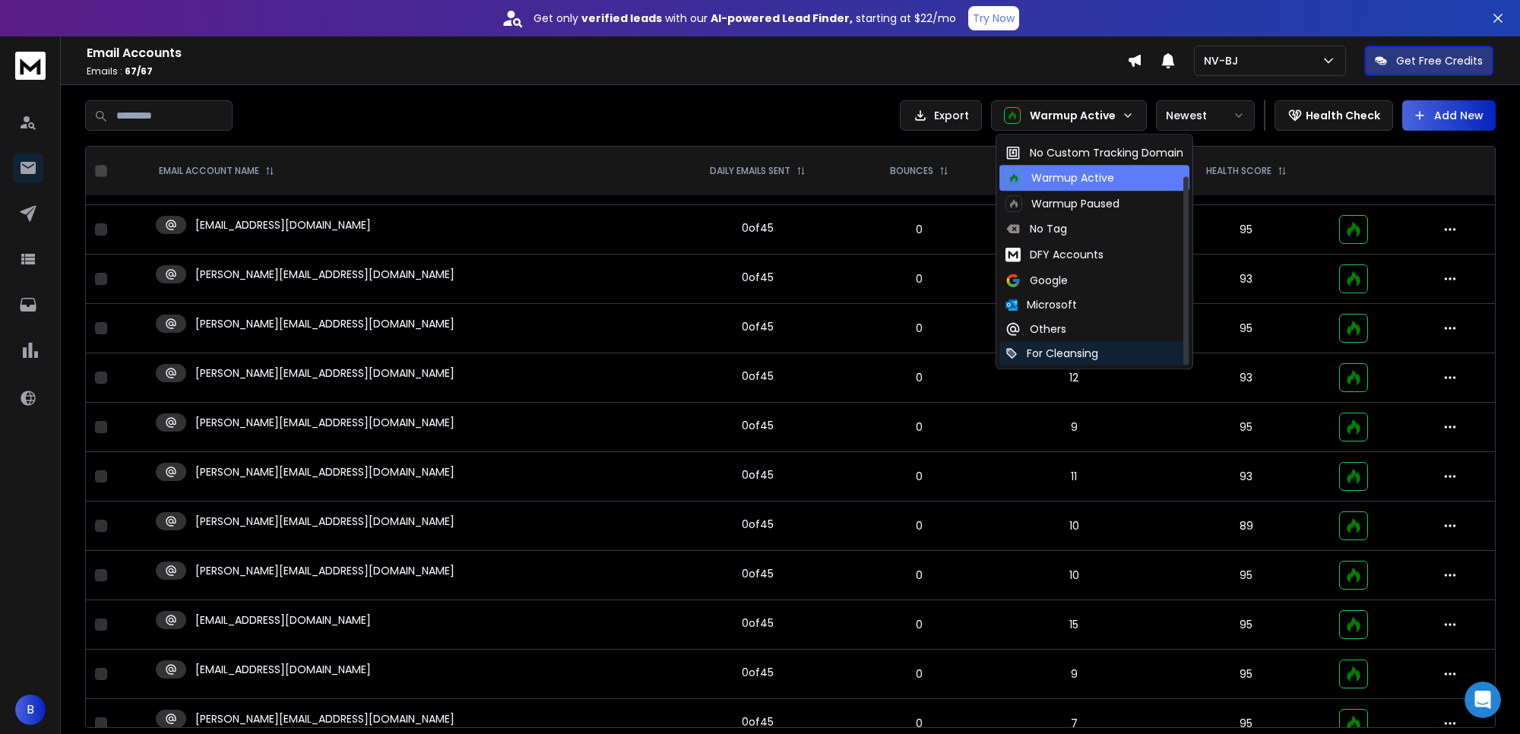
click at [1068, 350] on div "For Cleansing" at bounding box center [1051, 353] width 93 height 15
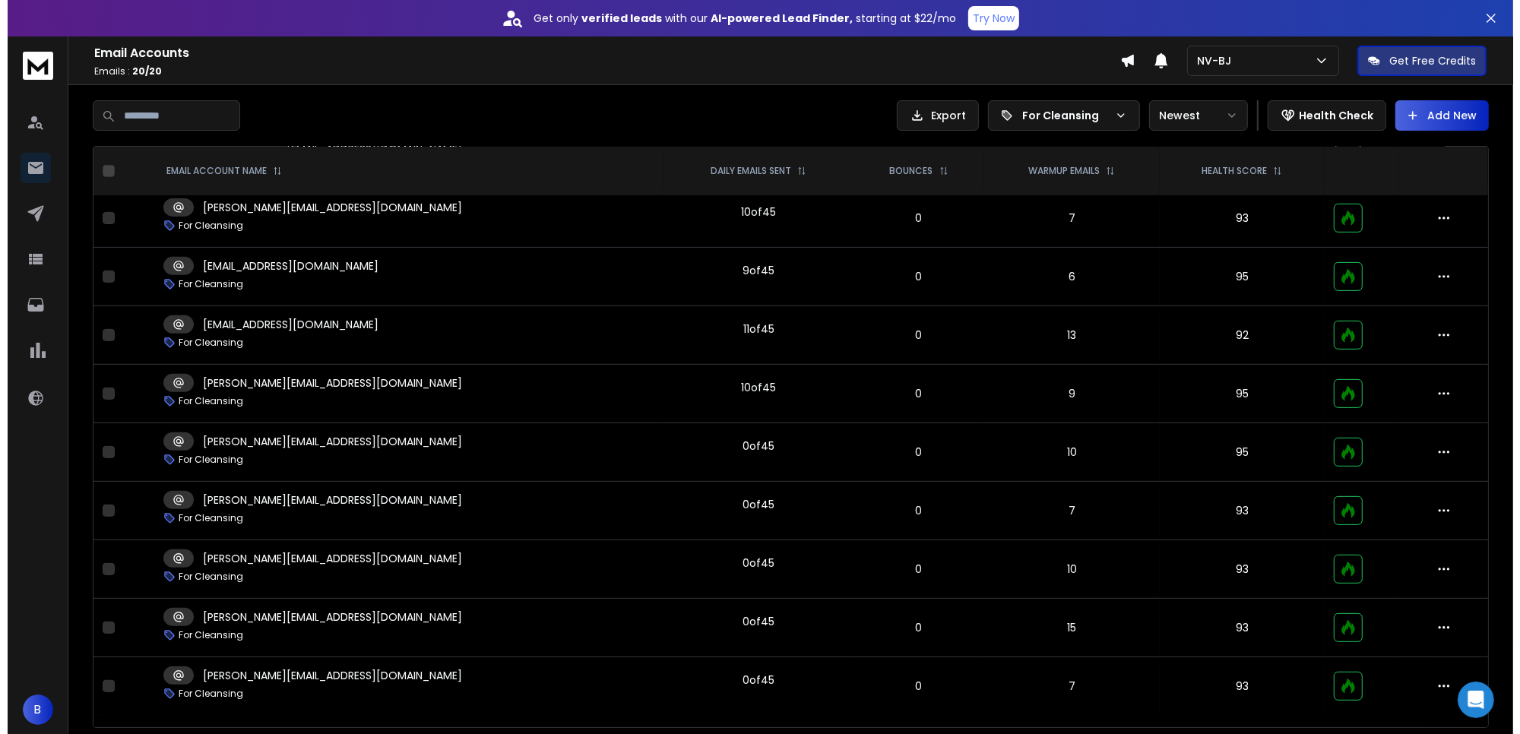
scroll to position [0, 0]
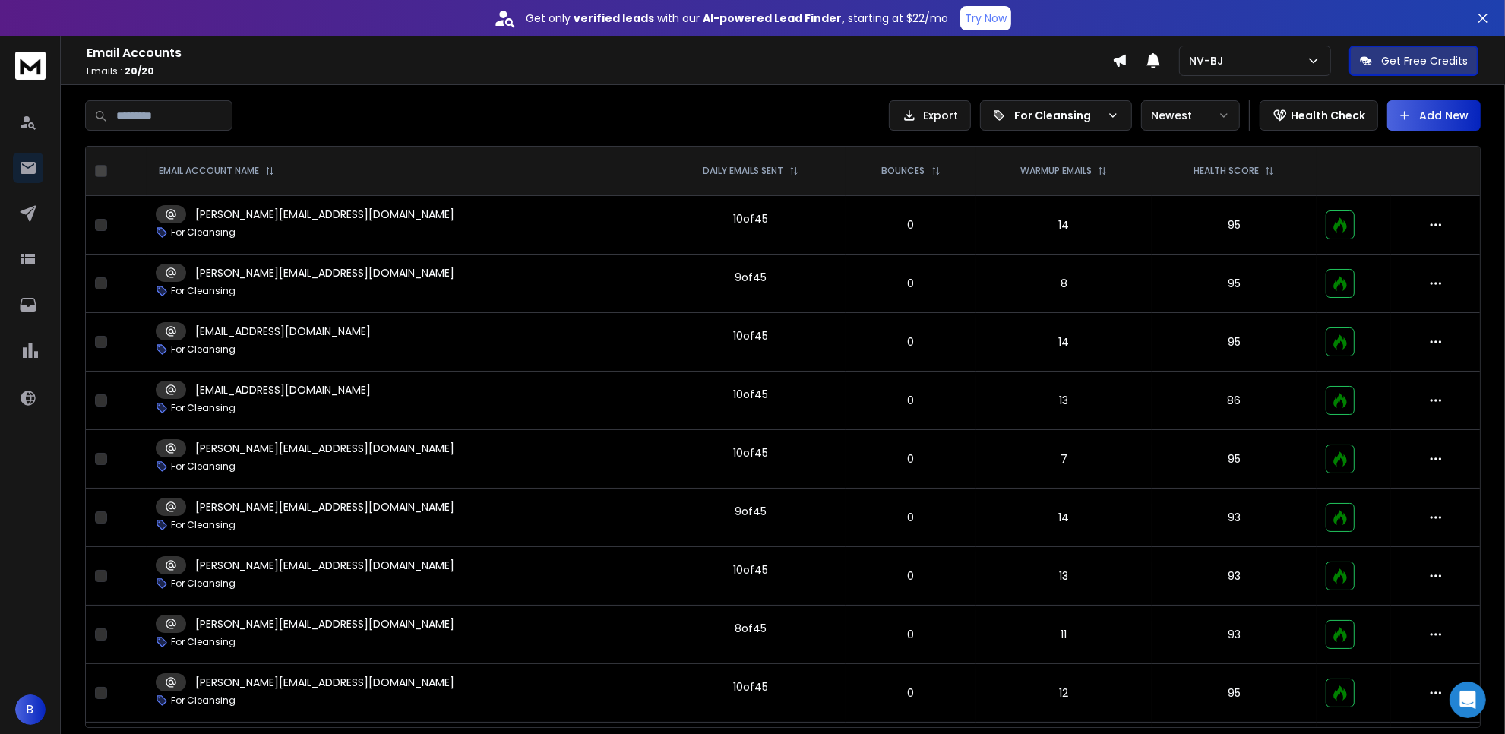
click at [1111, 116] on icon at bounding box center [1113, 115] width 12 height 12
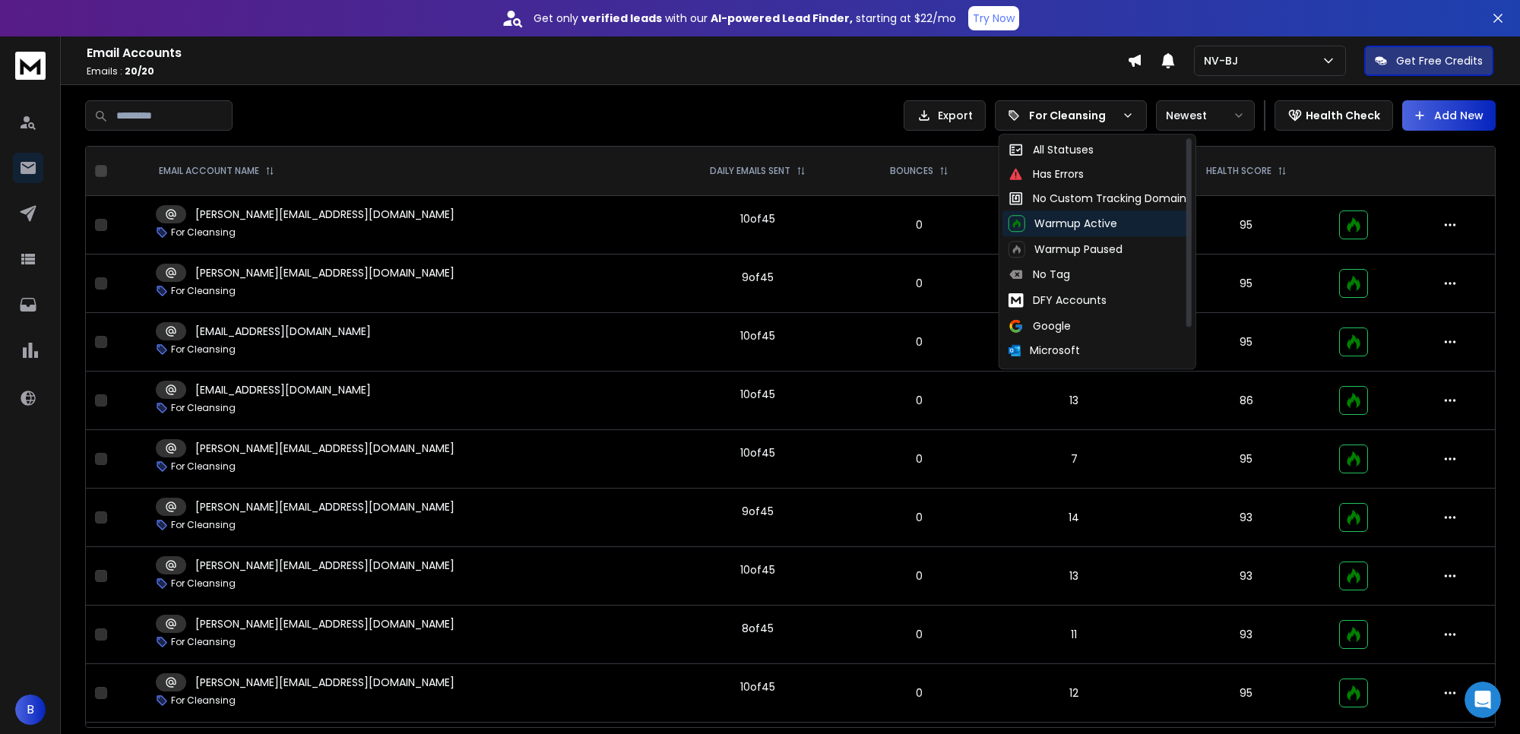
click at [1089, 230] on div "Warmup Active" at bounding box center [1062, 223] width 109 height 17
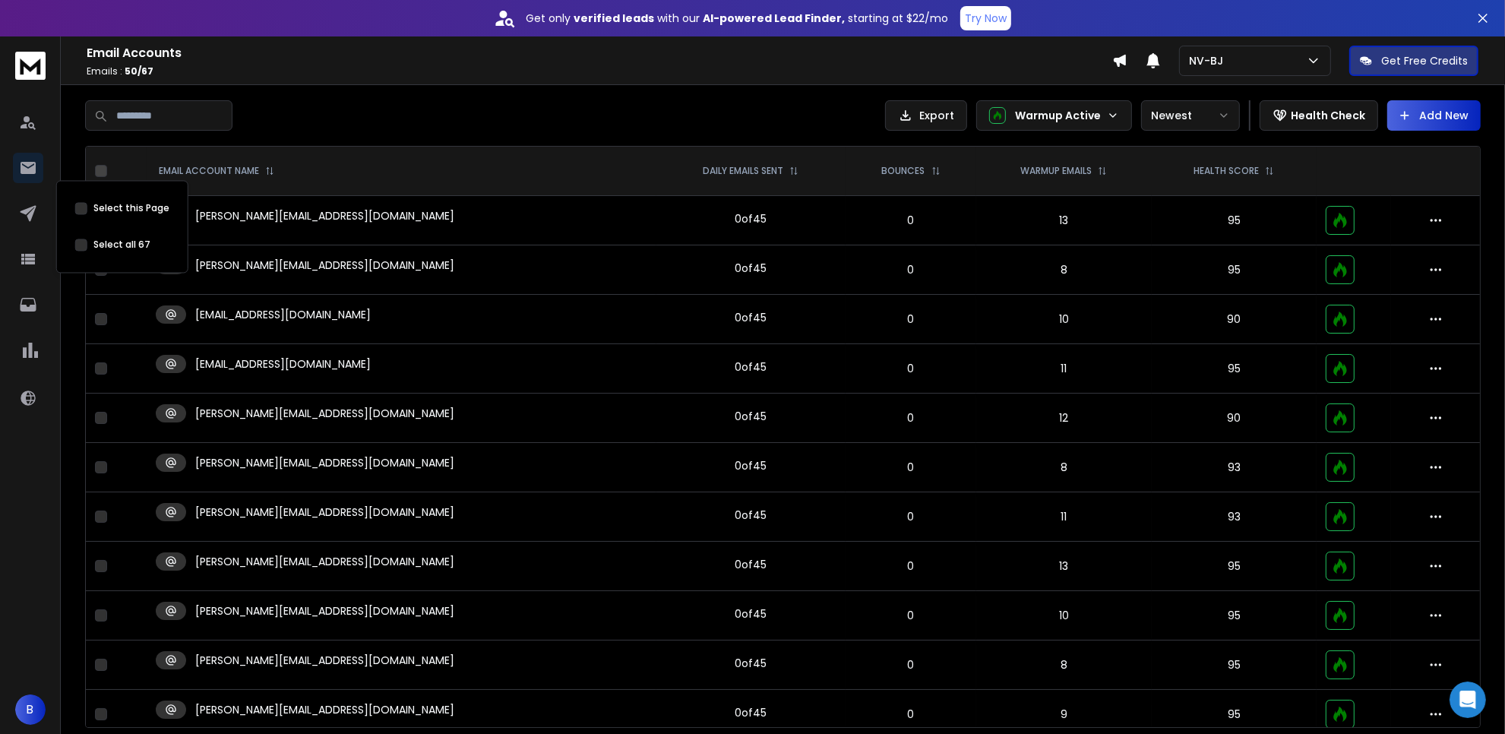
click at [100, 172] on button "Select this Page" at bounding box center [101, 171] width 12 height 12
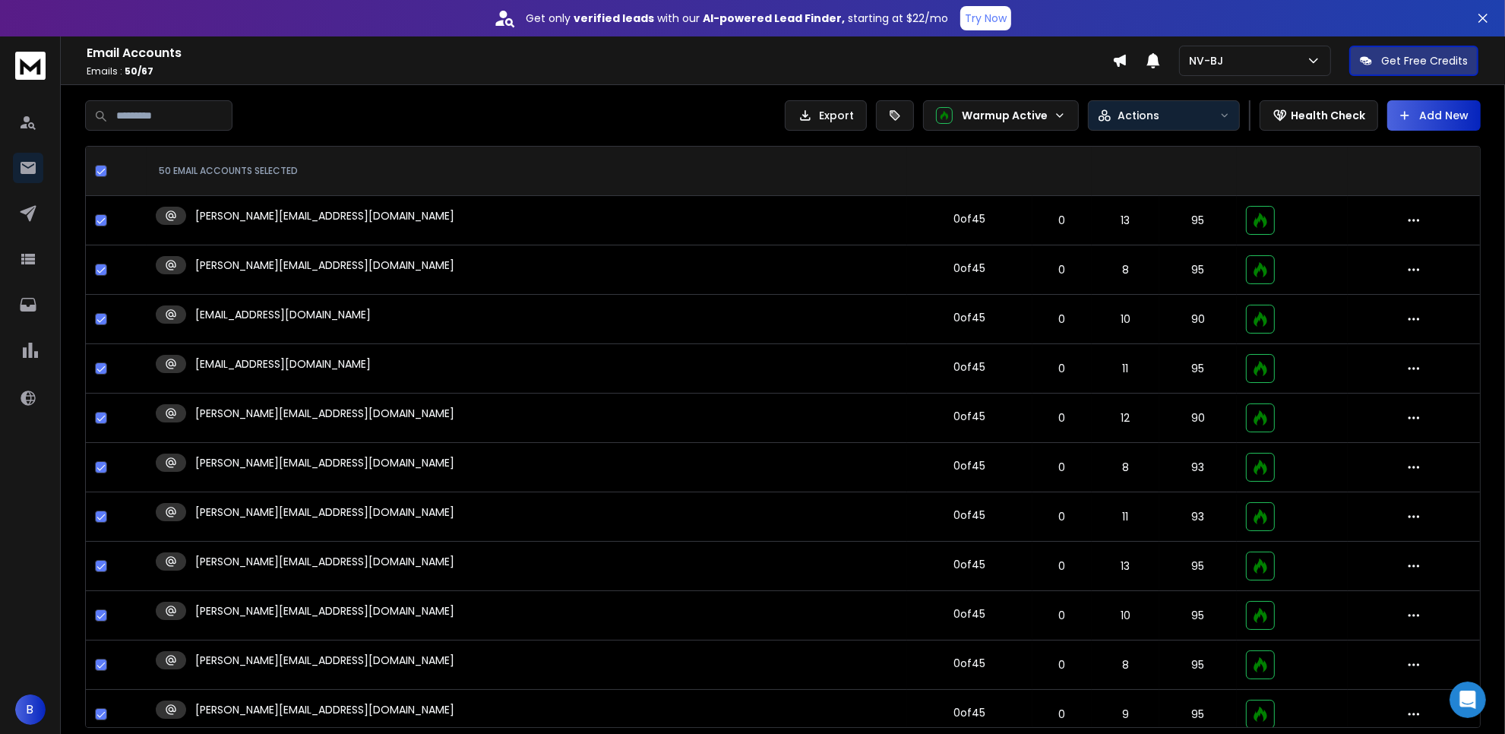
click at [1159, 119] on p "Actions" at bounding box center [1139, 115] width 42 height 15
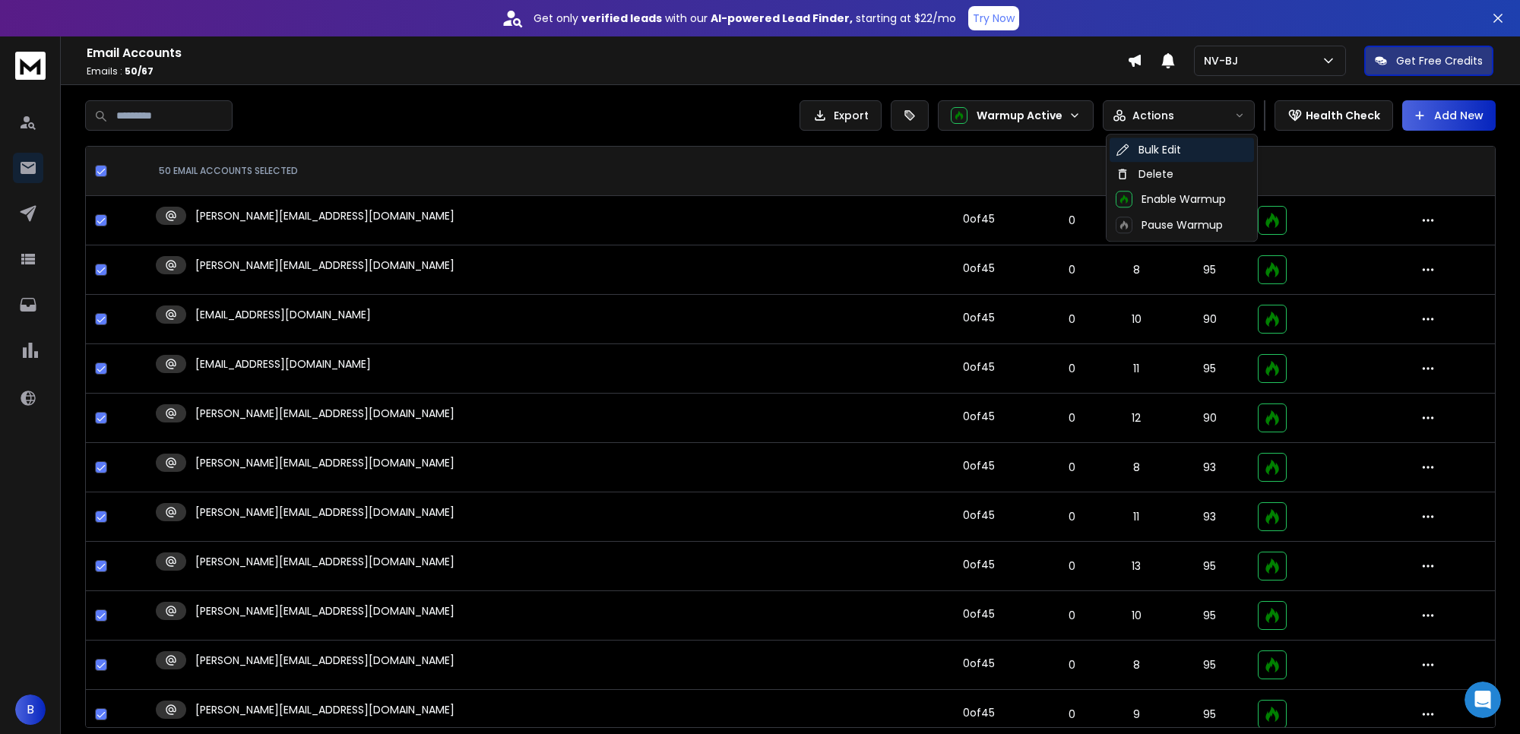
click at [1178, 156] on div "Bulk Edit" at bounding box center [1148, 149] width 65 height 15
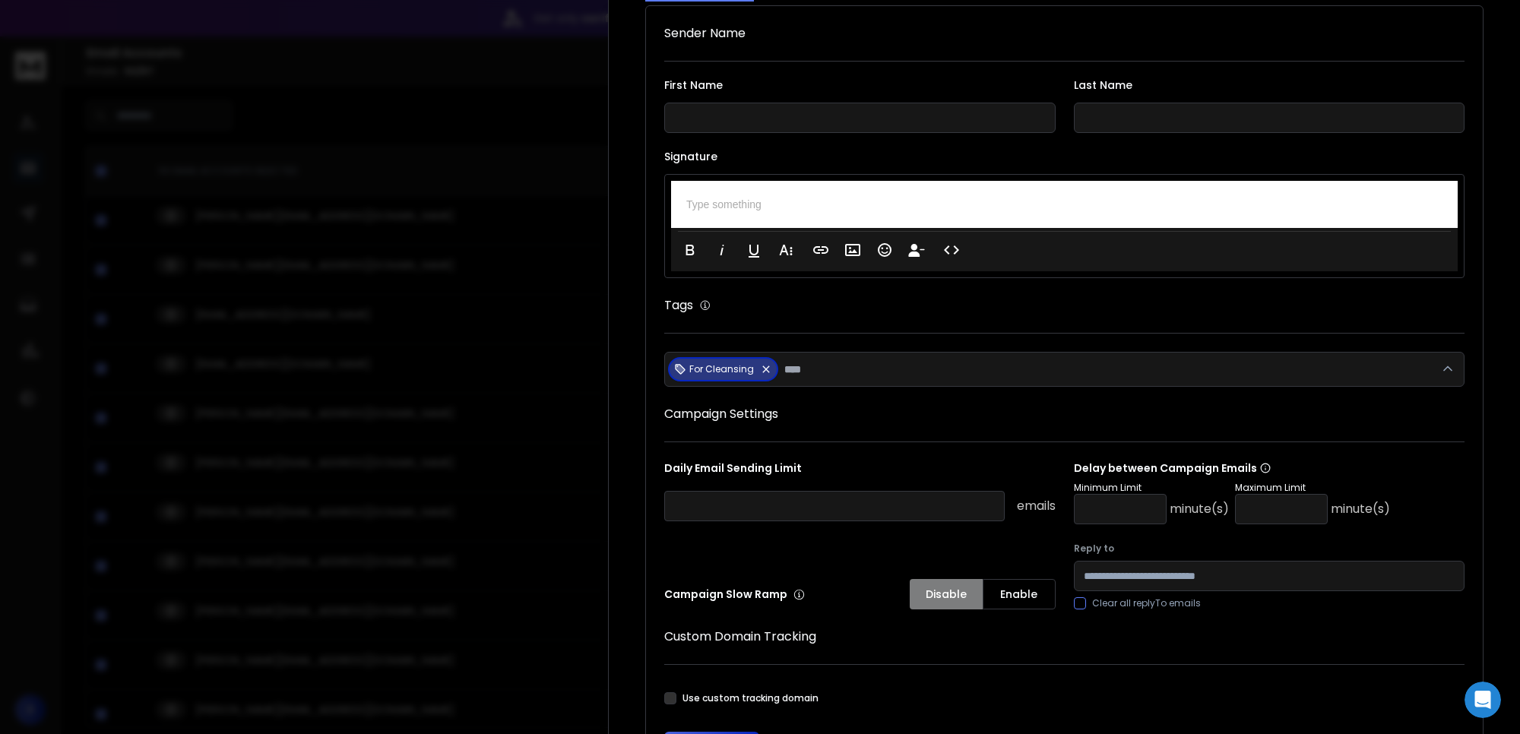
scroll to position [164, 0]
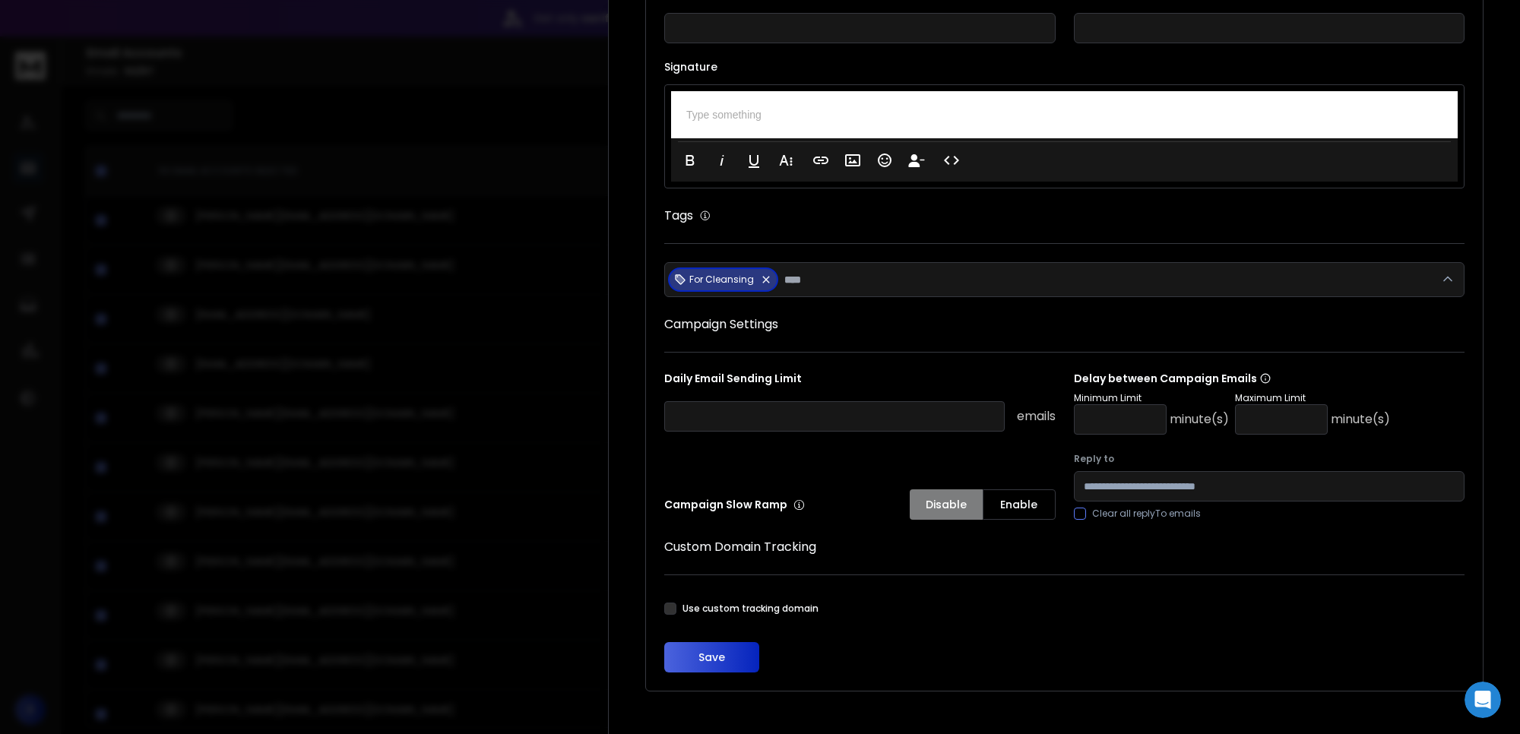
click at [779, 416] on input "number" at bounding box center [834, 416] width 340 height 30
type input "**"
click at [1091, 419] on input "number" at bounding box center [1120, 419] width 93 height 30
click at [1126, 429] on input "number" at bounding box center [1120, 419] width 93 height 30
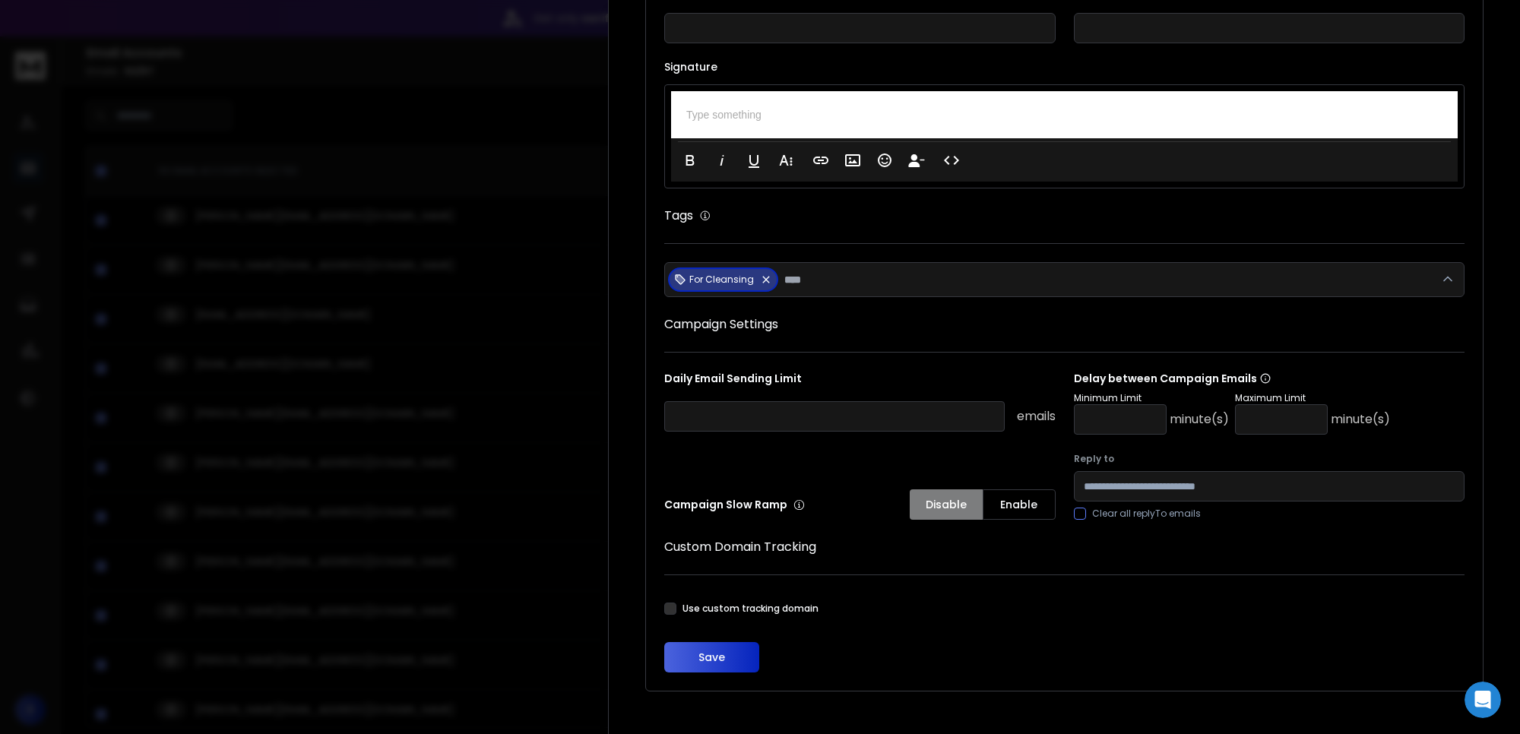
click at [1126, 429] on input "number" at bounding box center [1120, 419] width 93 height 30
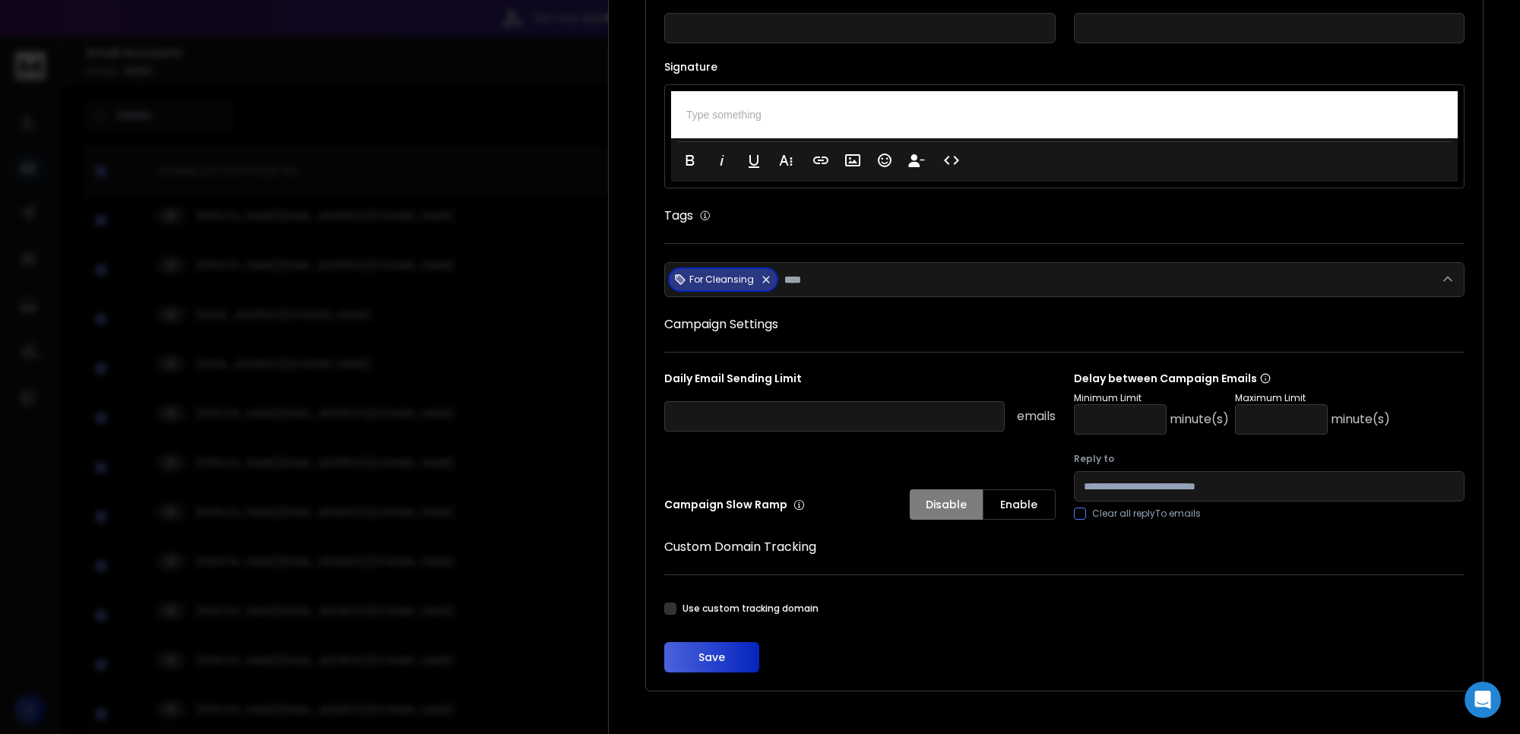
click at [1126, 429] on input "number" at bounding box center [1120, 419] width 93 height 30
click at [1126, 430] on input "number" at bounding box center [1120, 419] width 93 height 30
click at [1123, 433] on input "number" at bounding box center [1120, 419] width 93 height 30
click at [1123, 438] on div "Daily Email Sending Limit ** emails Delay between Campaign Emails Minimum Limit…" at bounding box center [1064, 445] width 800 height 149
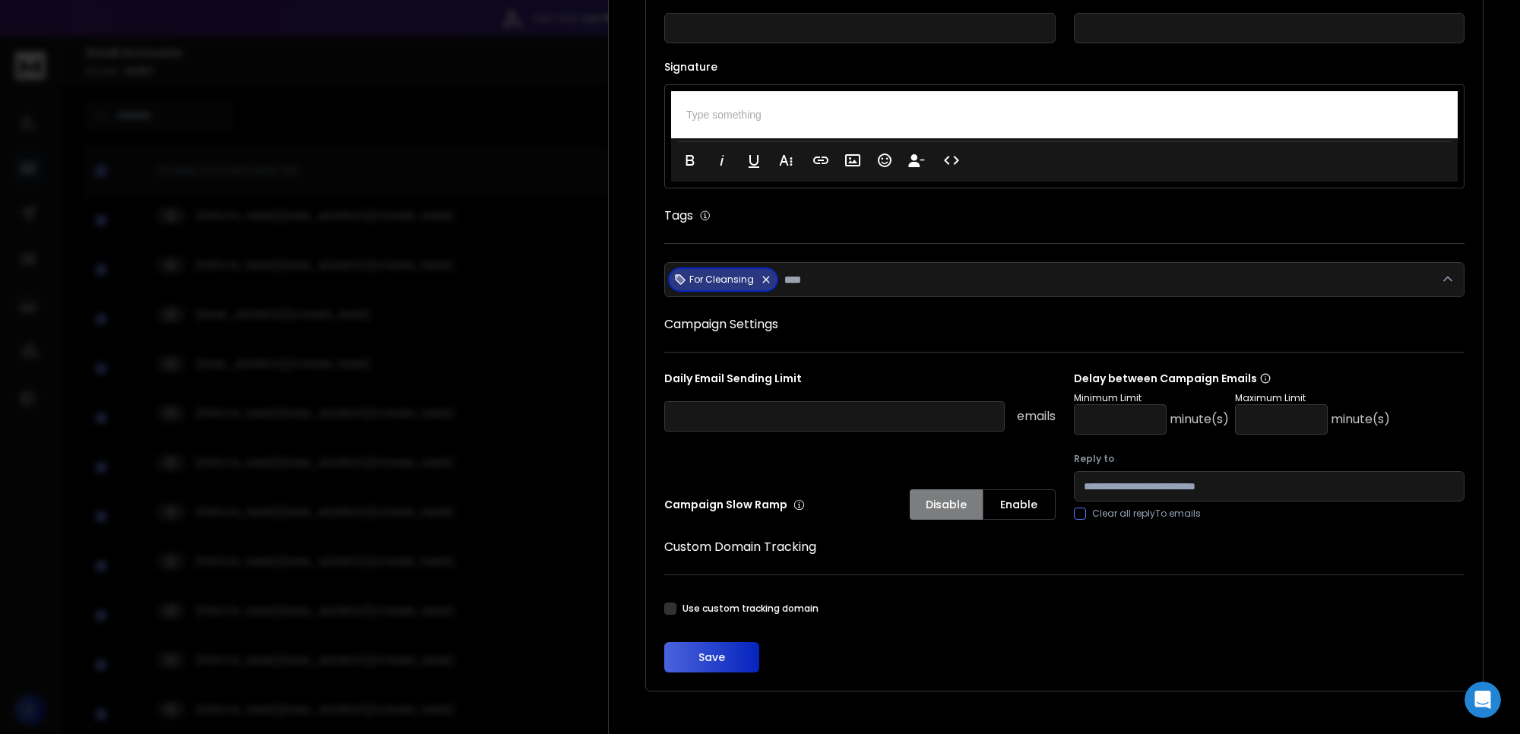
click at [1125, 419] on input "number" at bounding box center [1120, 419] width 93 height 30
click at [1123, 423] on input "number" at bounding box center [1120, 419] width 93 height 30
click at [1098, 413] on input "number" at bounding box center [1120, 419] width 93 height 30
click at [1268, 428] on input "number" at bounding box center [1281, 419] width 93 height 30
type input "*"
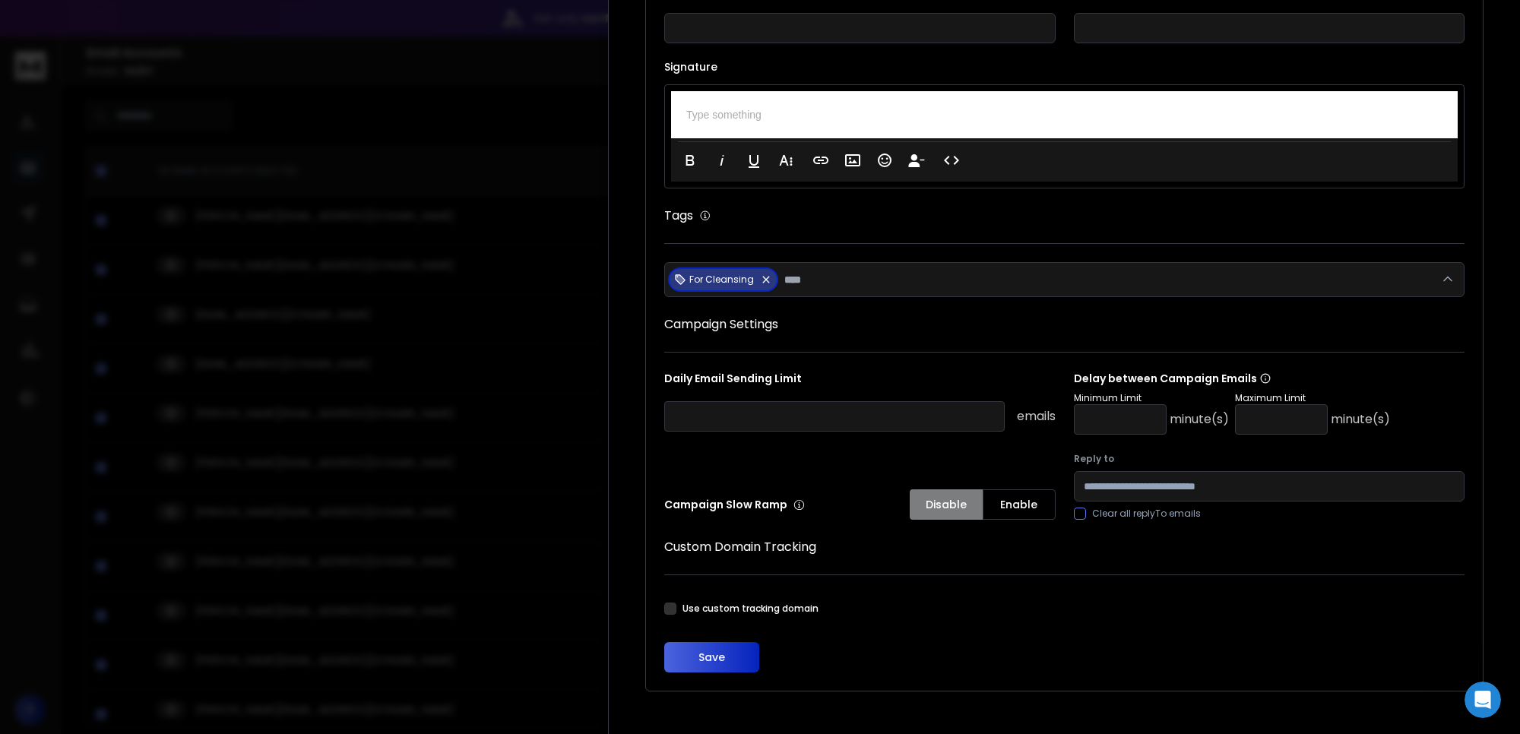
scroll to position [0, 0]
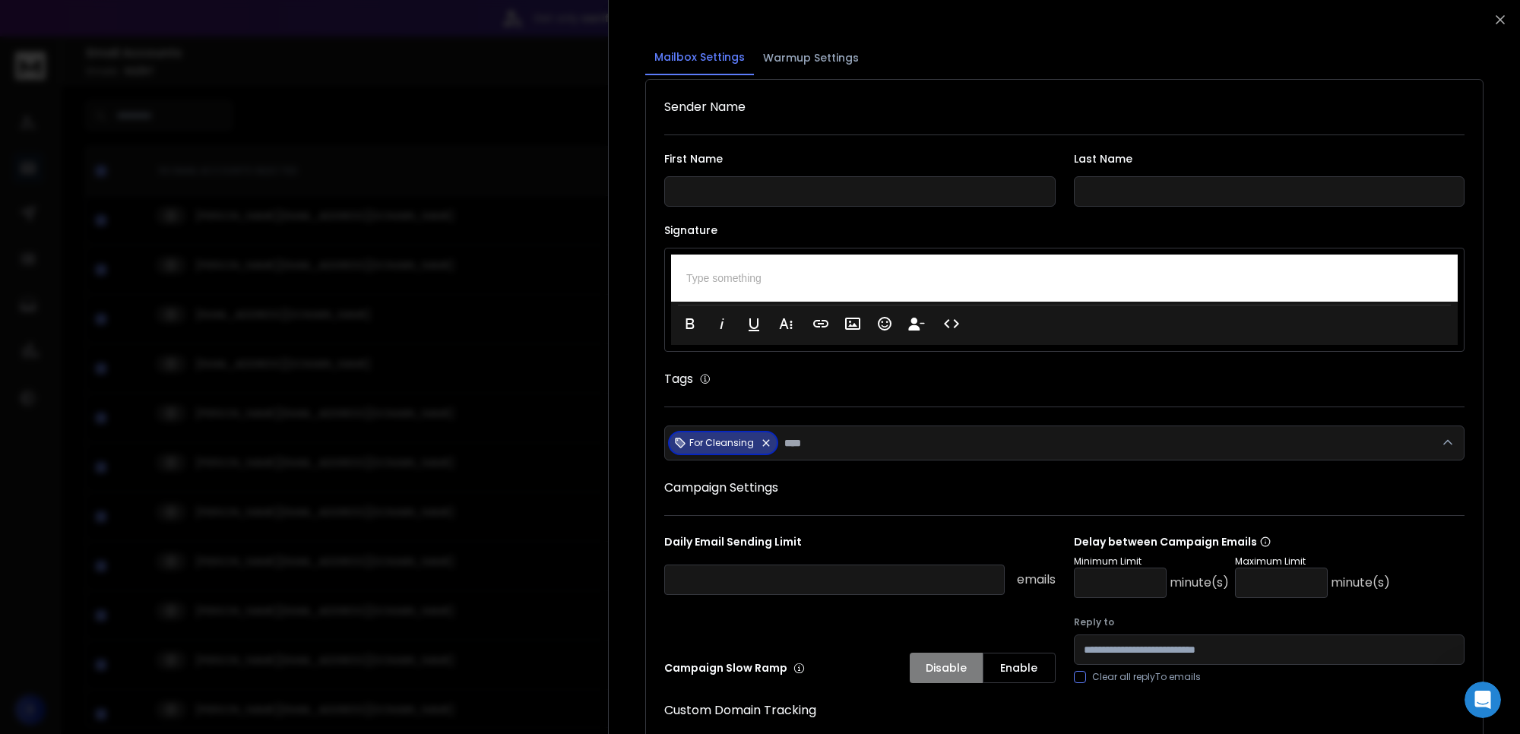
type input "**"
click at [787, 179] on input "text" at bounding box center [859, 191] width 391 height 30
click at [498, 134] on div at bounding box center [760, 367] width 1520 height 734
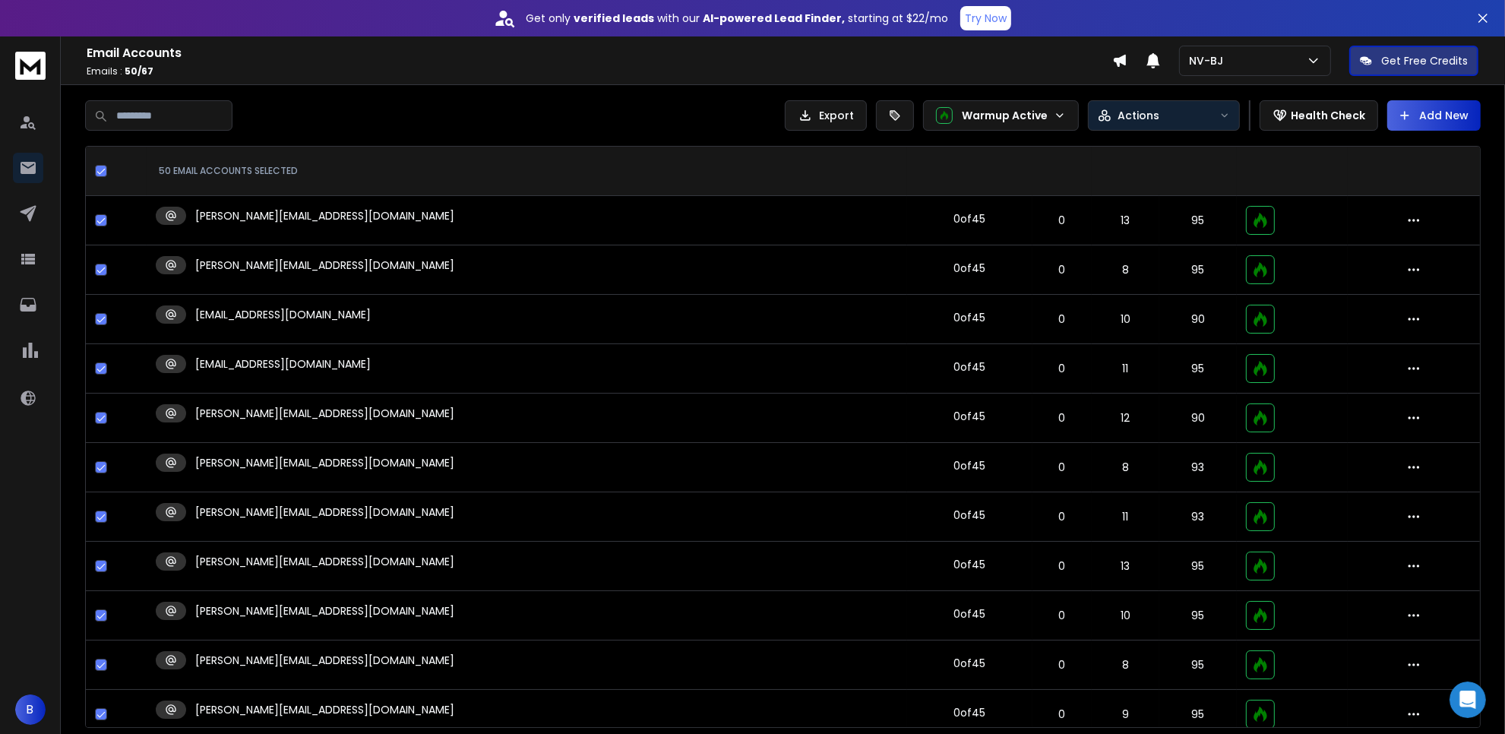
click at [1179, 119] on div "Actions" at bounding box center [1156, 115] width 116 height 15
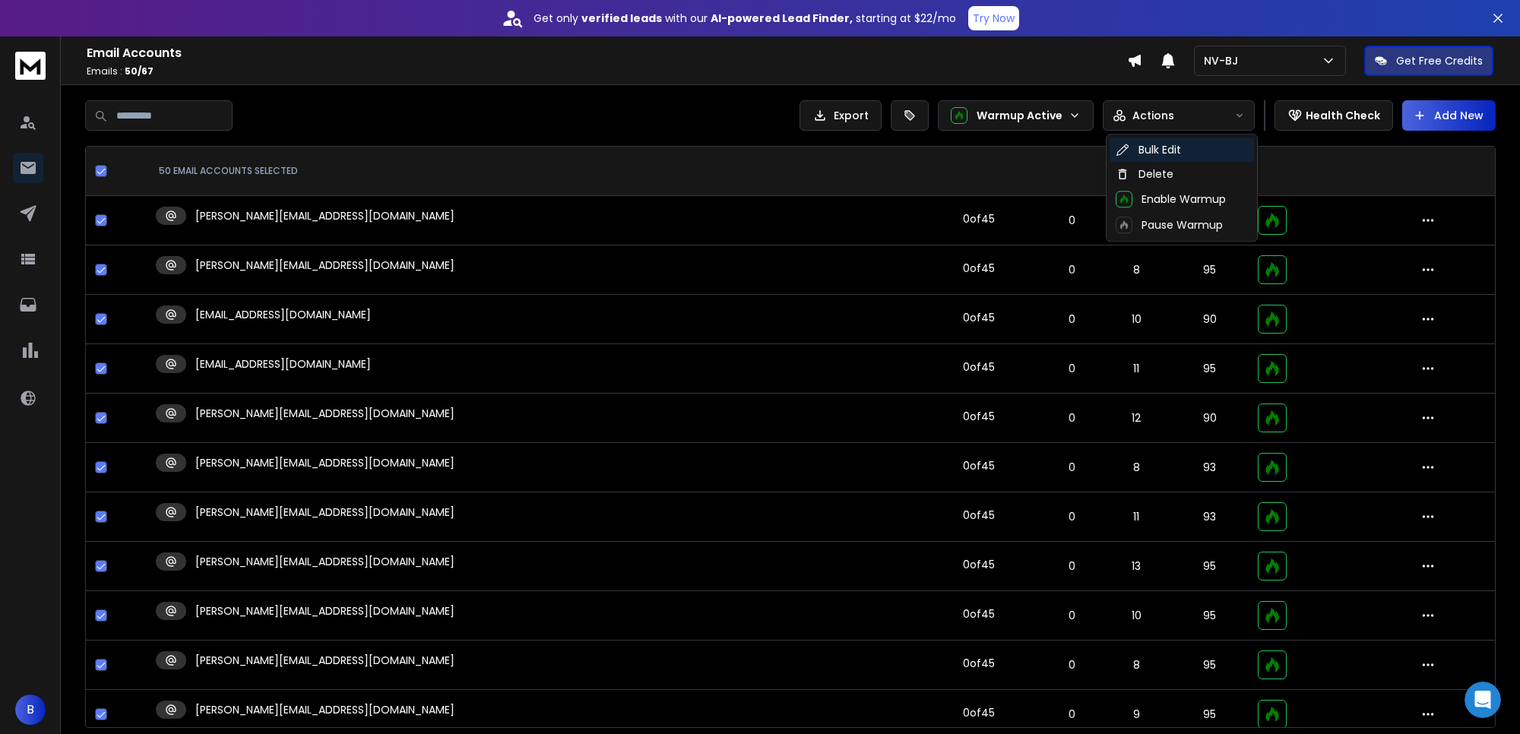
click at [1185, 149] on div "Bulk Edit" at bounding box center [1181, 150] width 144 height 24
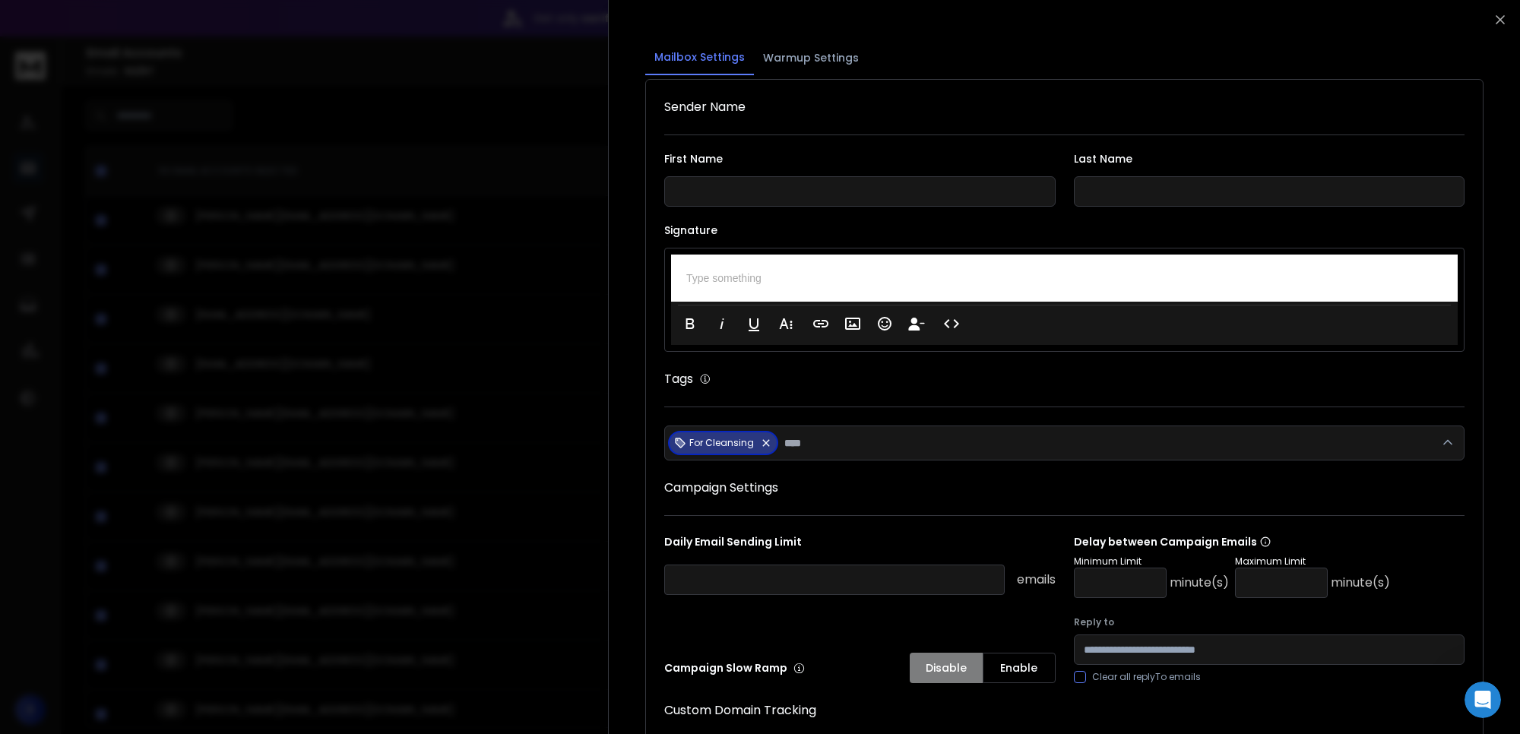
click at [795, 584] on input "number" at bounding box center [834, 580] width 340 height 30
type input "**"
click at [1131, 583] on input "number" at bounding box center [1120, 583] width 93 height 30
click at [1279, 593] on input "number" at bounding box center [1281, 583] width 93 height 30
type input "*"
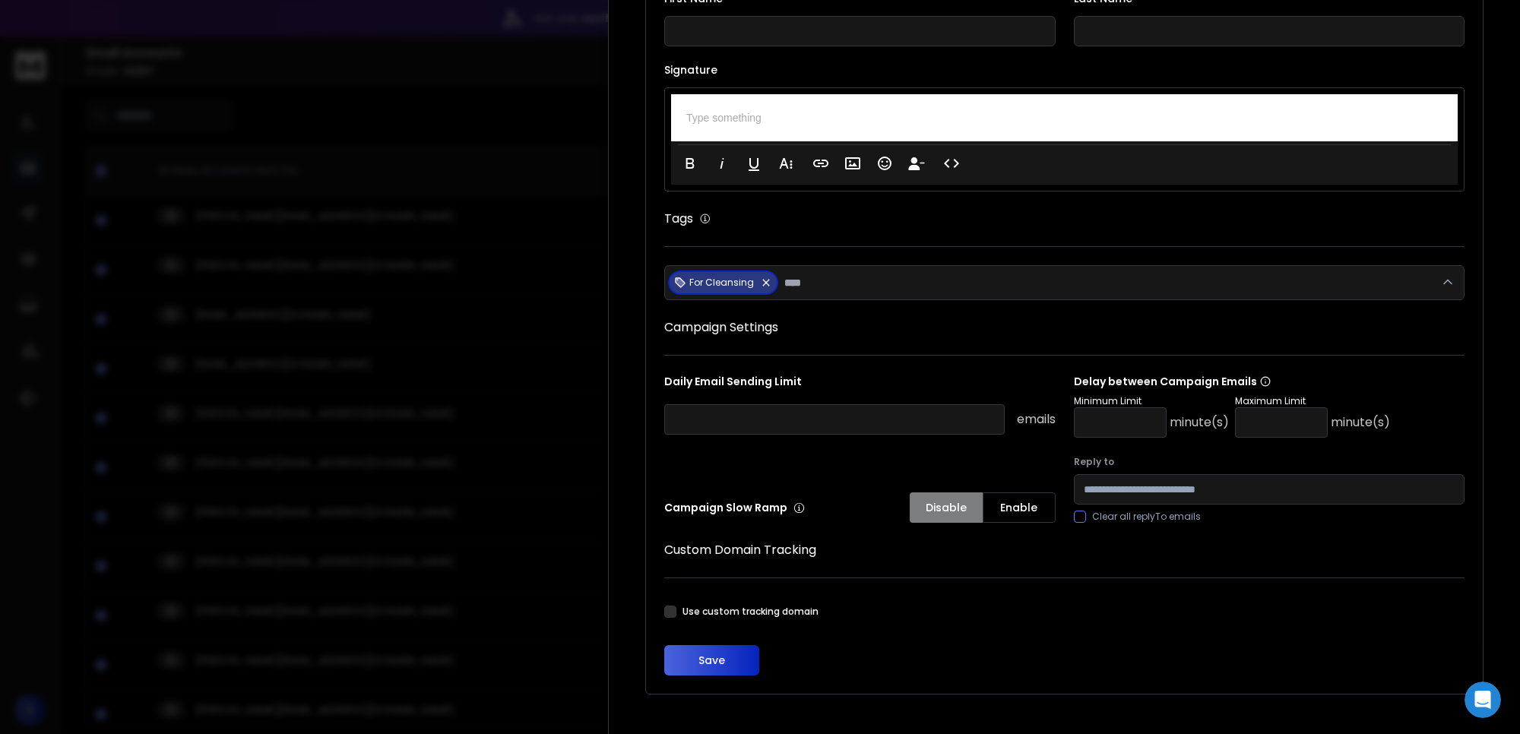
scroll to position [164, 0]
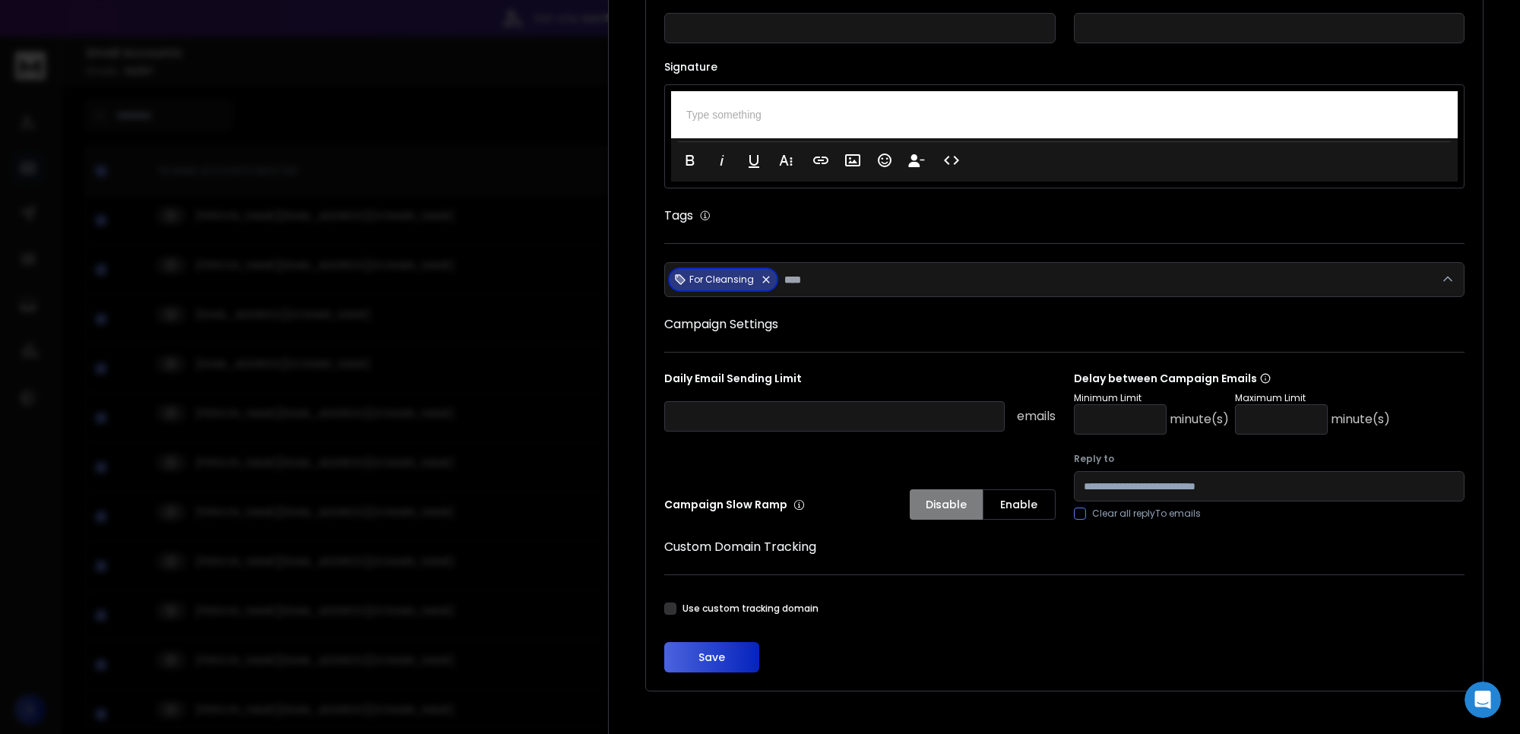
type input "**"
click at [686, 657] on button "Save" at bounding box center [711, 657] width 95 height 30
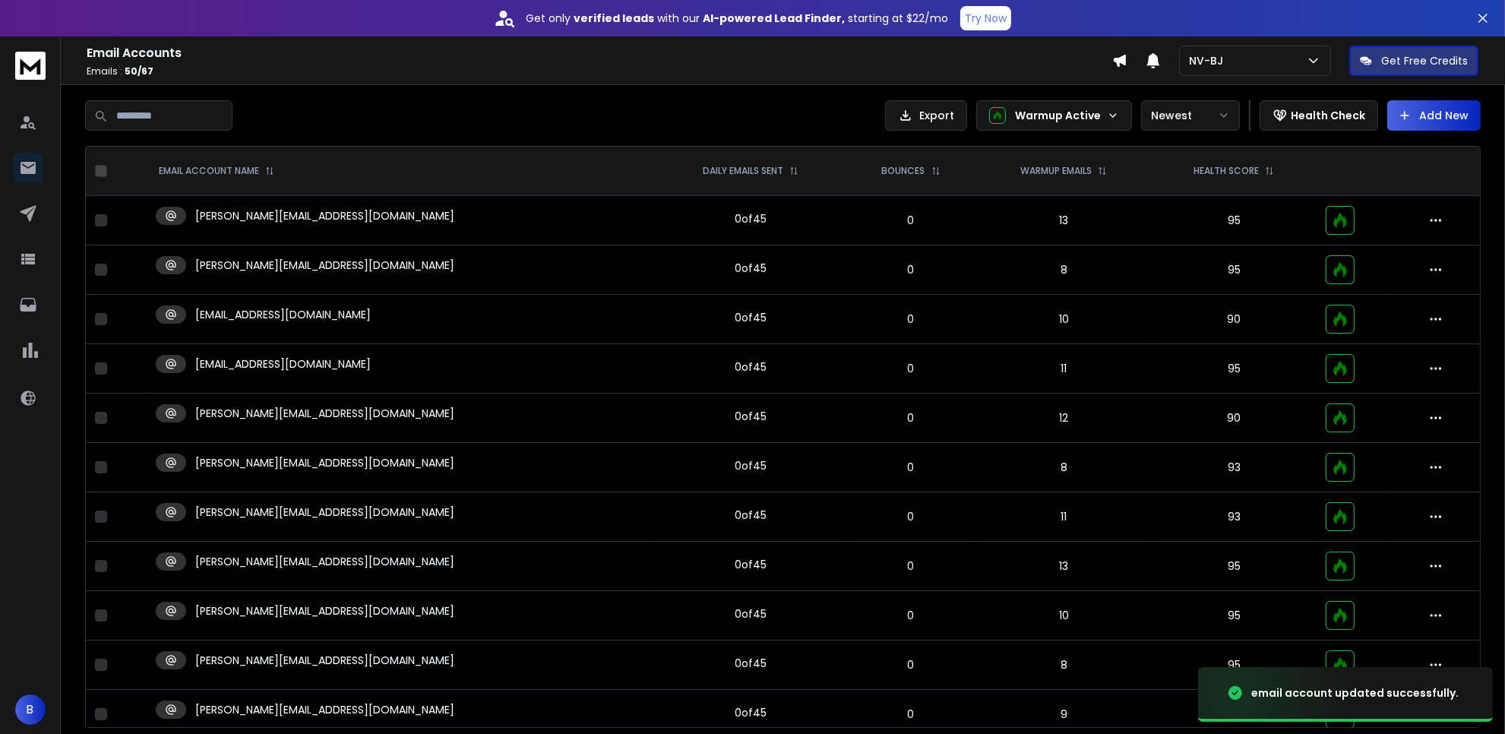
click at [260, 226] on td "[PERSON_NAME][EMAIL_ADDRESS][DOMAIN_NAME]" at bounding box center [402, 220] width 510 height 49
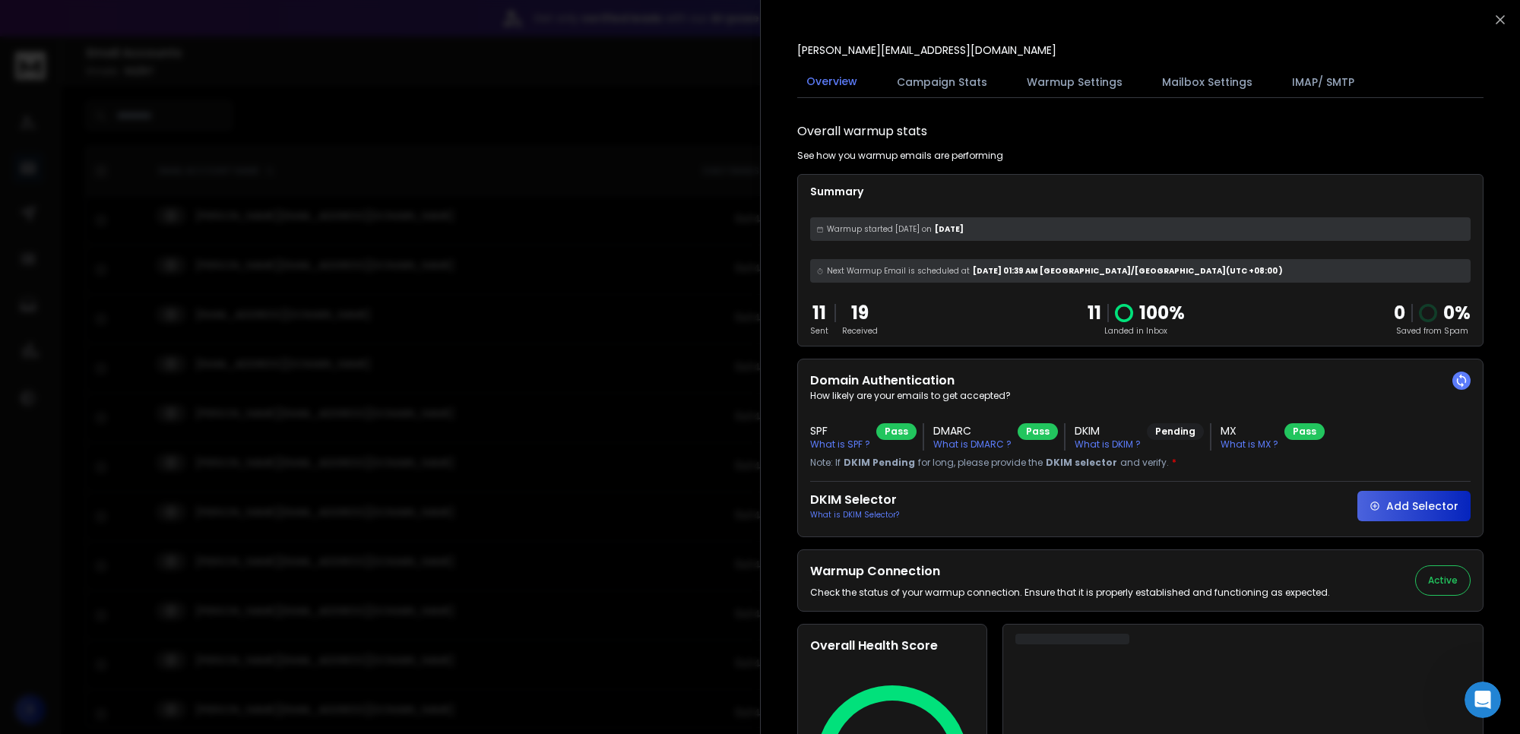
click at [1068, 66] on button "Warmup Settings" at bounding box center [1075, 81] width 114 height 33
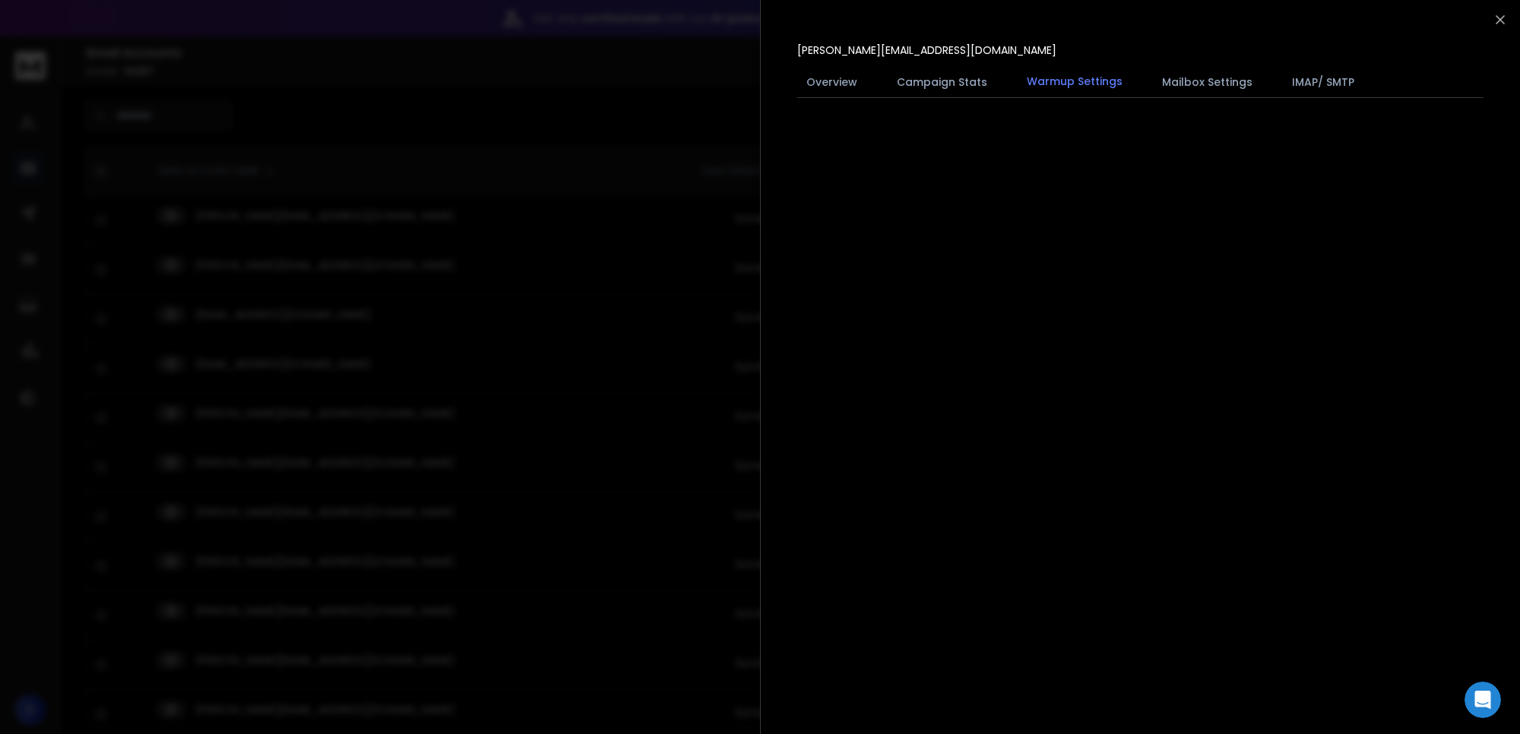
drag, startPoint x: 1168, startPoint y: 72, endPoint x: 1119, endPoint y: 71, distance: 48.7
click at [1166, 71] on button "Mailbox Settings" at bounding box center [1207, 81] width 109 height 33
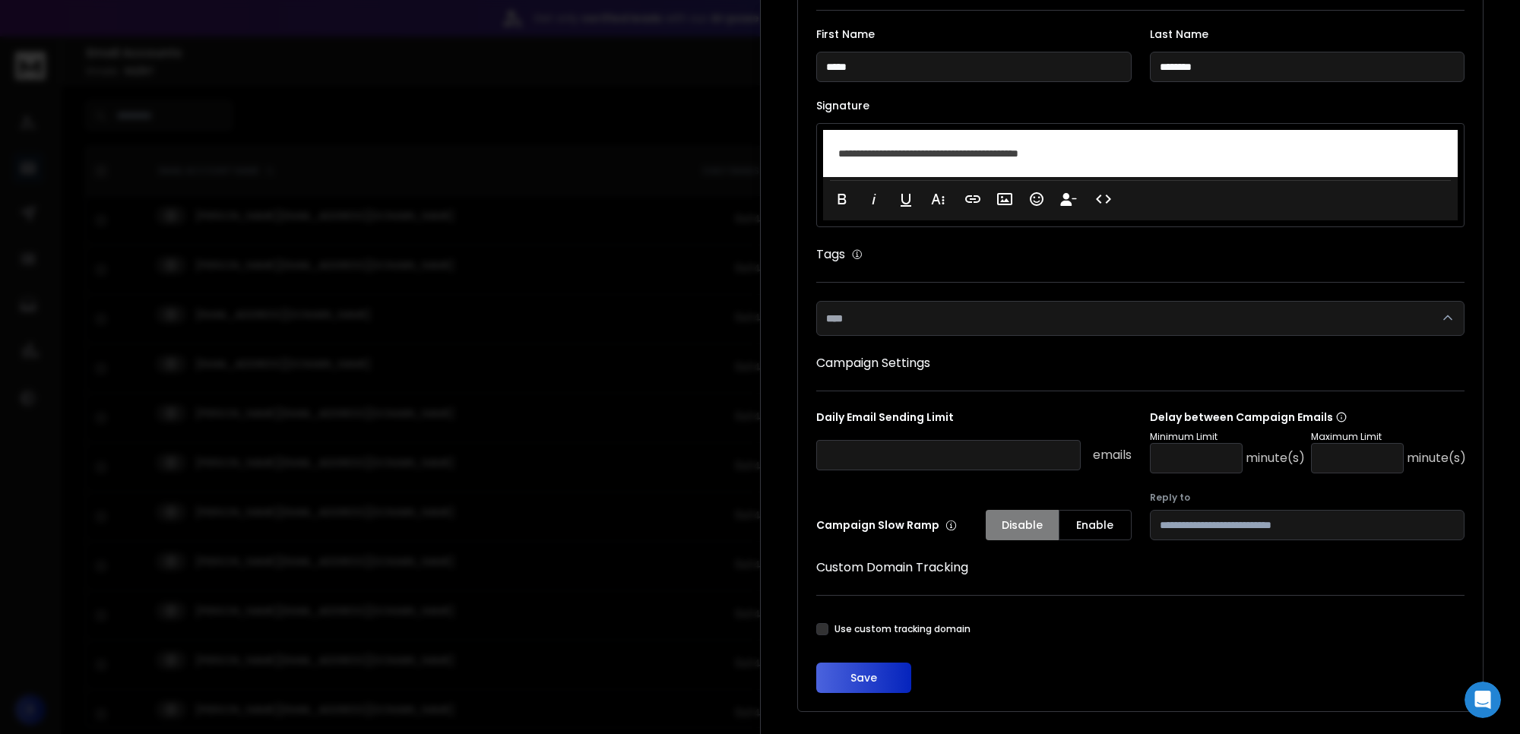
scroll to position [176, 0]
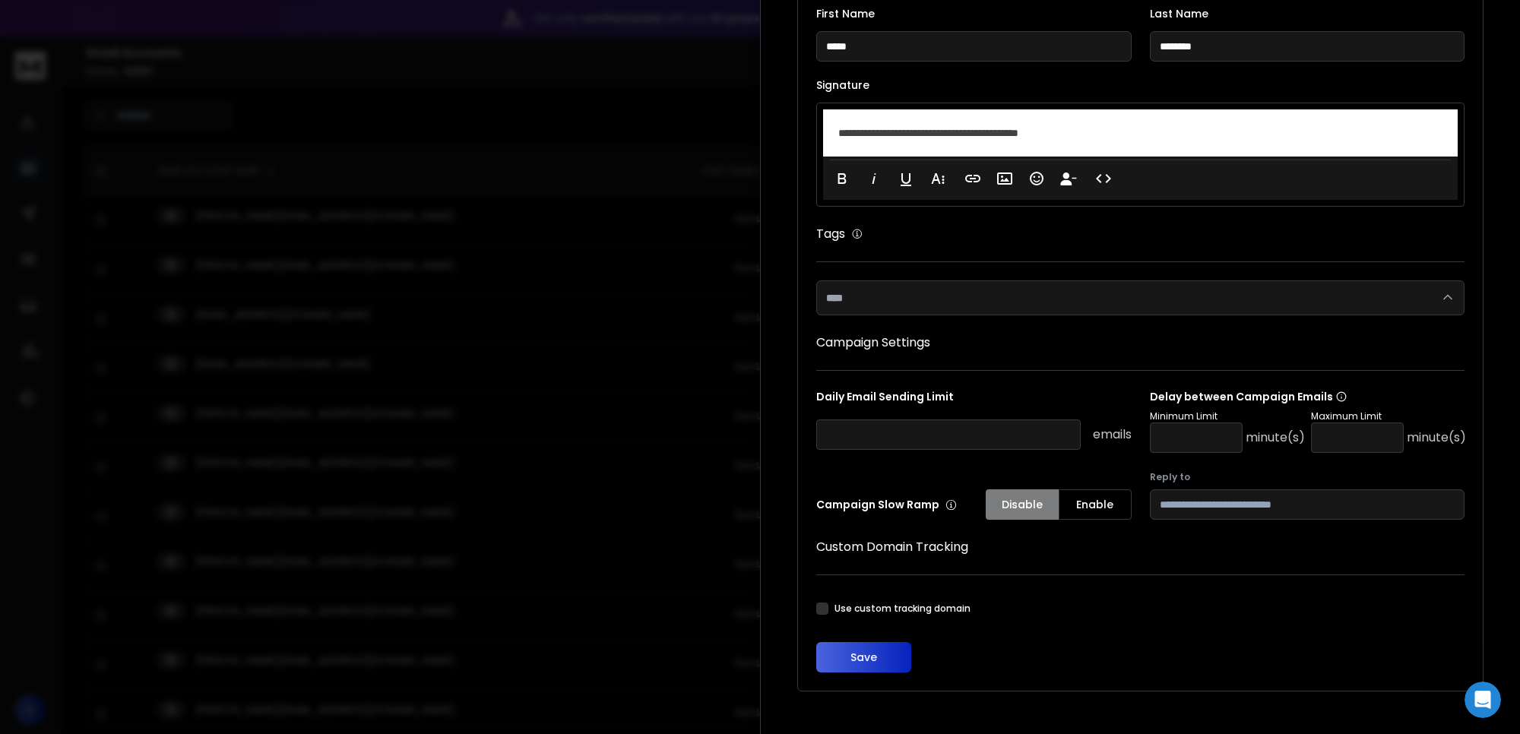
click at [1191, 438] on input "*" at bounding box center [1196, 438] width 93 height 30
type input "*"
click at [862, 661] on button "Save" at bounding box center [863, 657] width 95 height 30
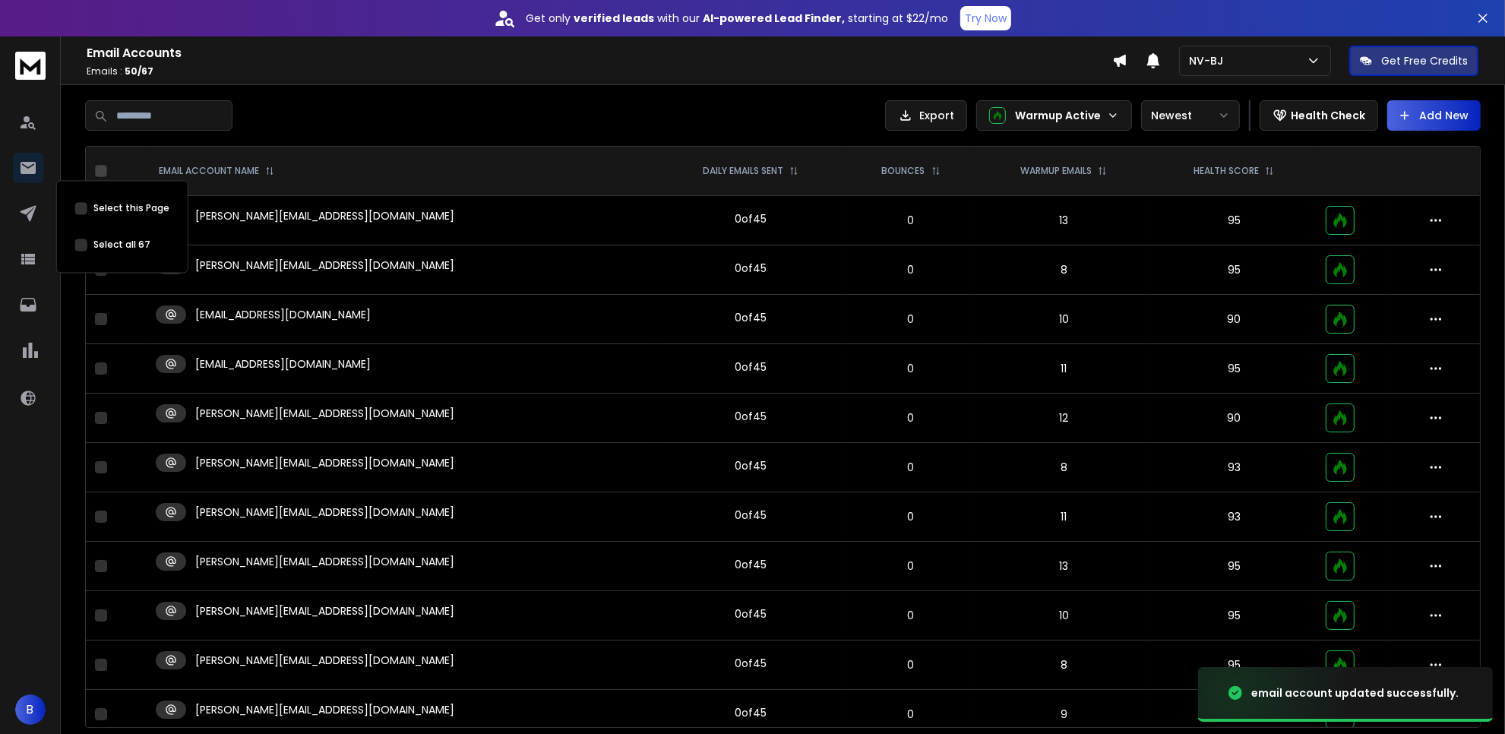
click at [97, 173] on button "Select this Page" at bounding box center [101, 171] width 12 height 12
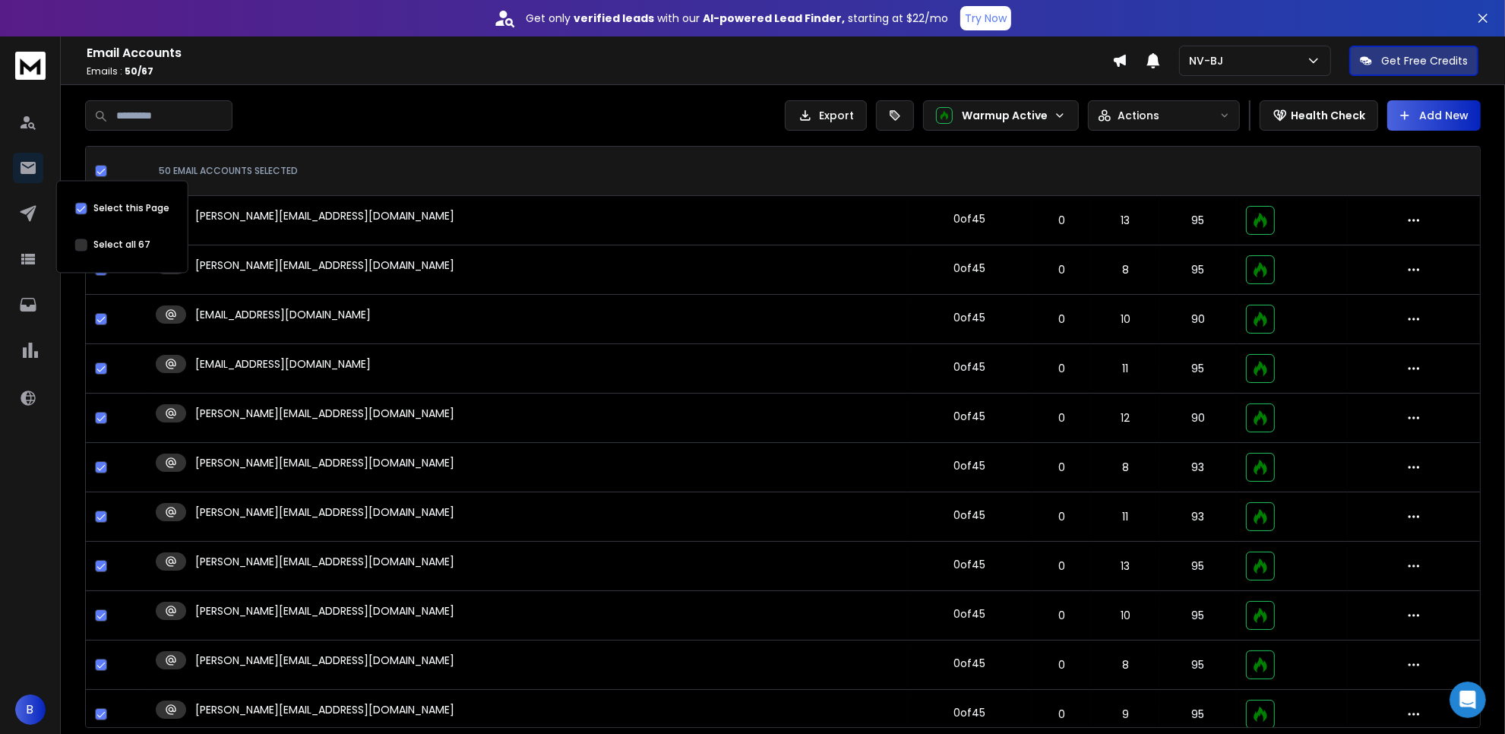
click at [101, 169] on button "Select this Page" at bounding box center [101, 171] width 12 height 12
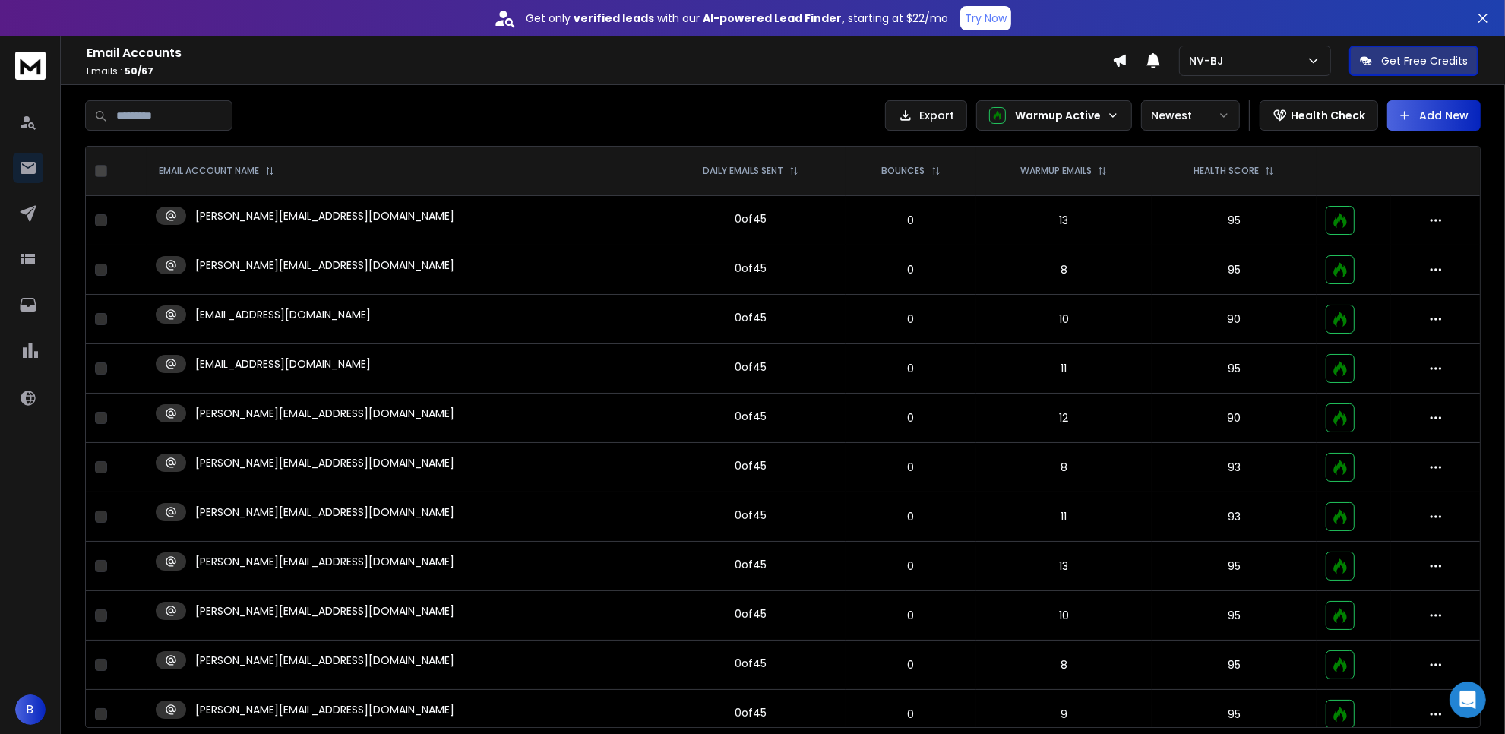
click at [97, 172] on button "button" at bounding box center [101, 171] width 12 height 12
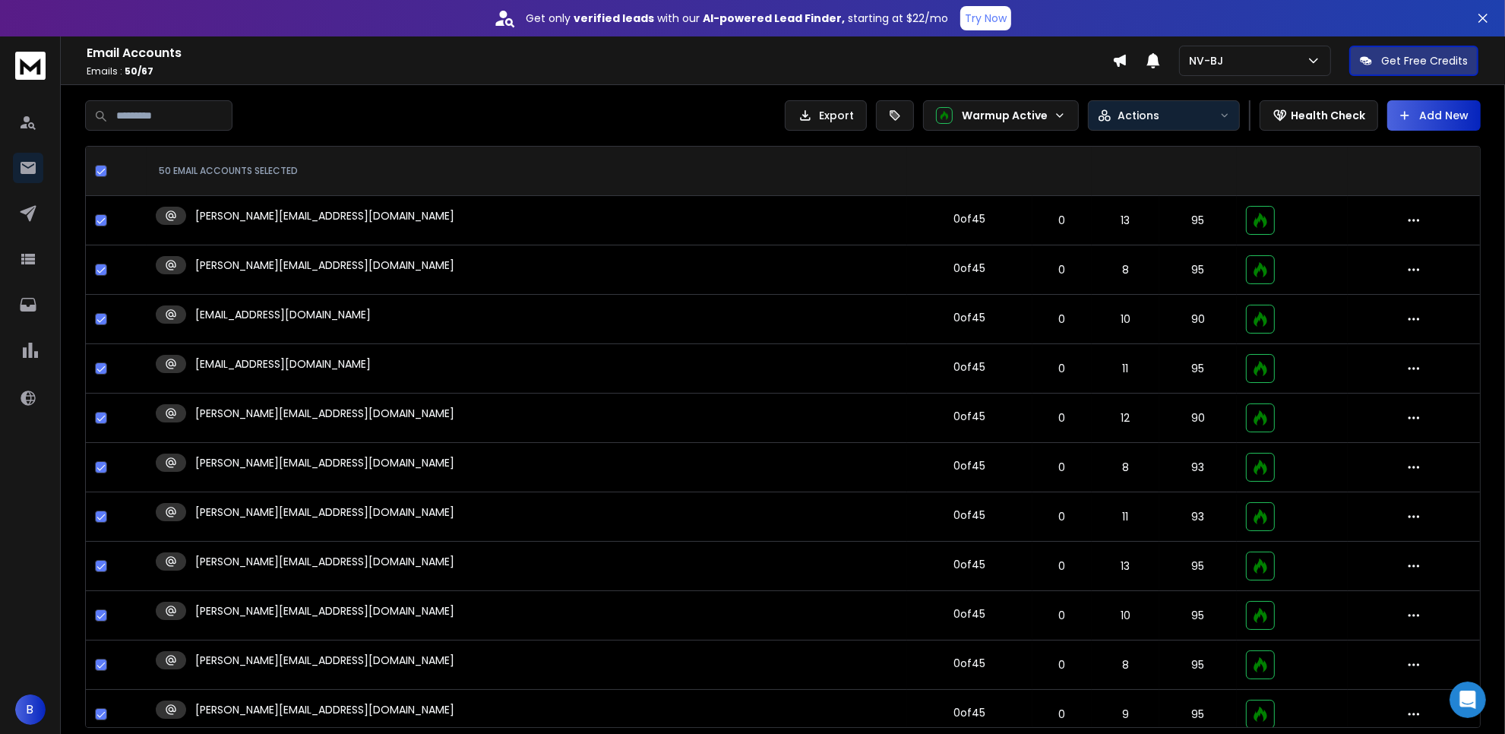
click at [1198, 118] on div "Actions" at bounding box center [1156, 115] width 116 height 15
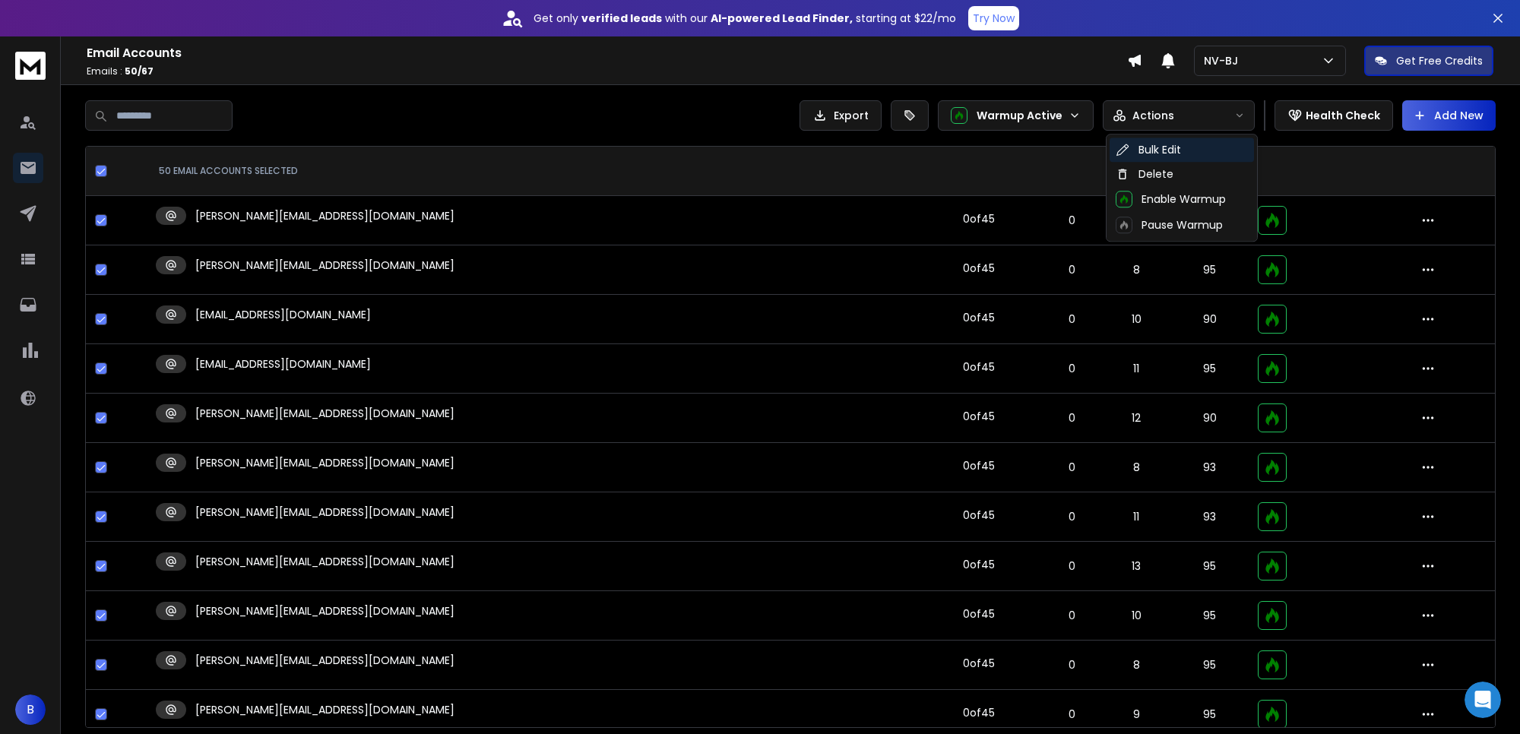
click at [1154, 148] on div "Bulk Edit" at bounding box center [1148, 149] width 65 height 15
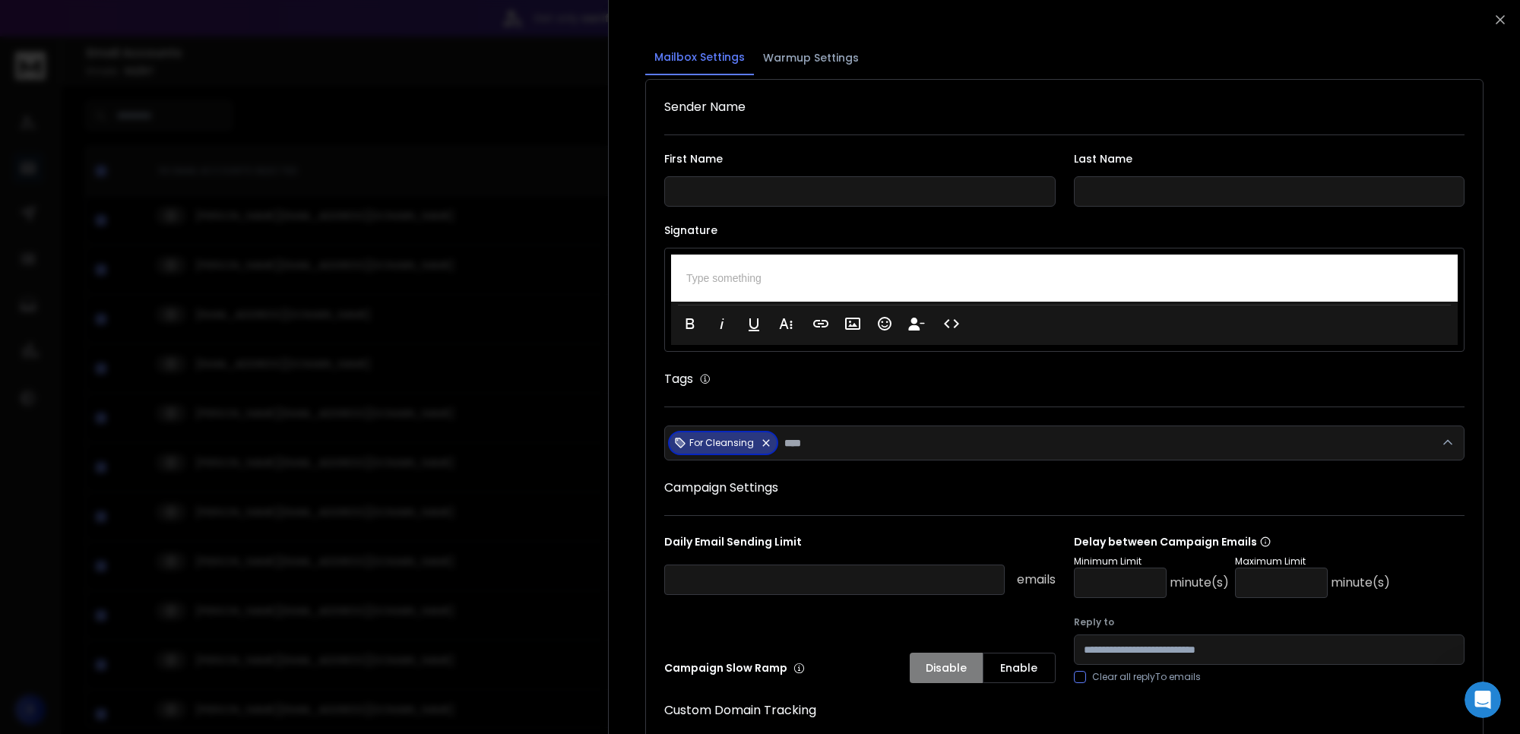
click at [806, 584] on input "number" at bounding box center [834, 580] width 340 height 30
type input "*"
click at [1106, 593] on input "number" at bounding box center [1120, 583] width 93 height 30
type input "**"
click at [1288, 583] on input "number" at bounding box center [1281, 583] width 93 height 30
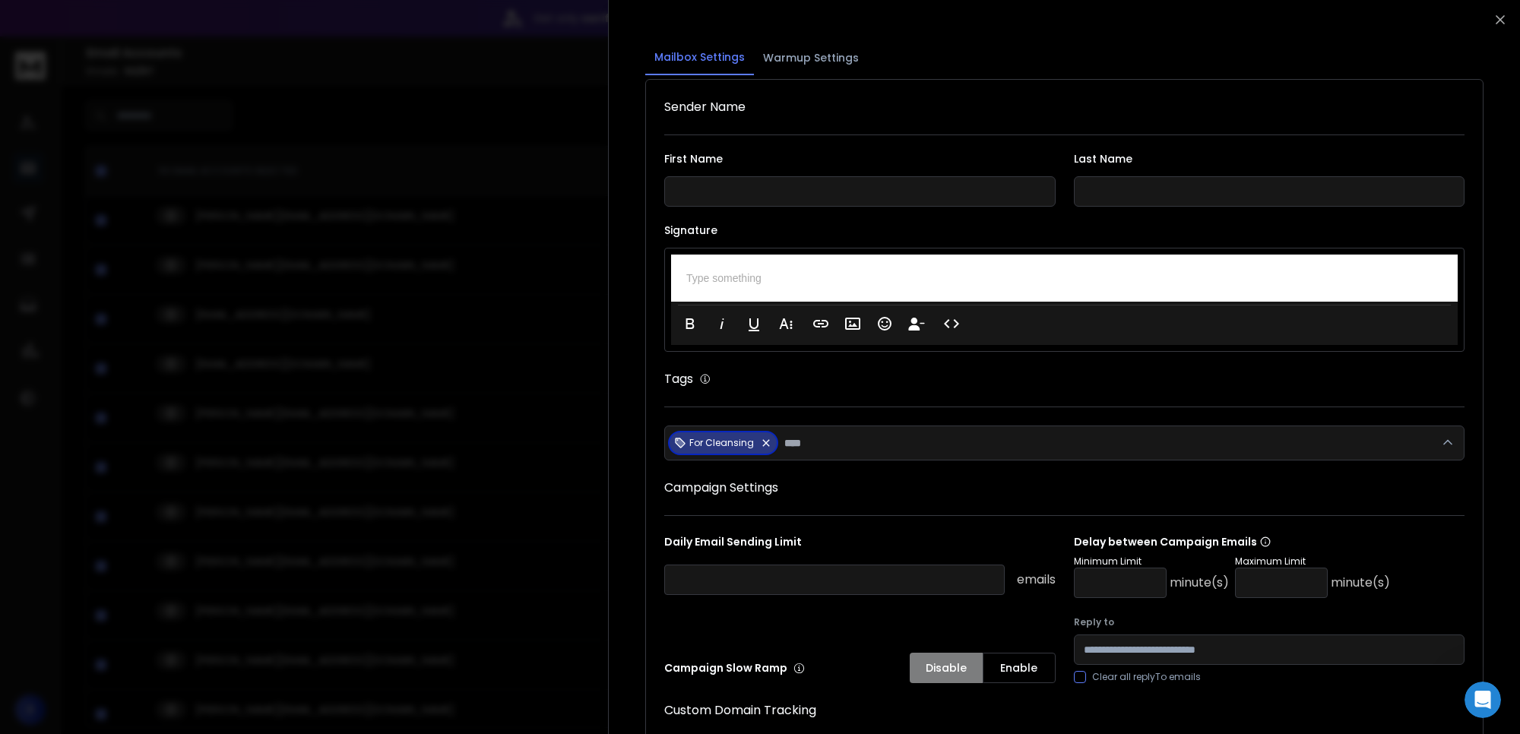
drag, startPoint x: 1126, startPoint y: 585, endPoint x: 1003, endPoint y: 585, distance: 123.1
click at [1003, 585] on div "Daily Email Sending Limit * emails Delay between Campaign Emails Minimum Limit …" at bounding box center [1064, 608] width 800 height 149
drag, startPoint x: 693, startPoint y: 574, endPoint x: 609, endPoint y: 574, distance: 84.4
click at [609, 574] on div "Shared Sheet Component Mailbox Settings Warmup Settings Sender Name First Name …" at bounding box center [1064, 367] width 912 height 734
type input "**"
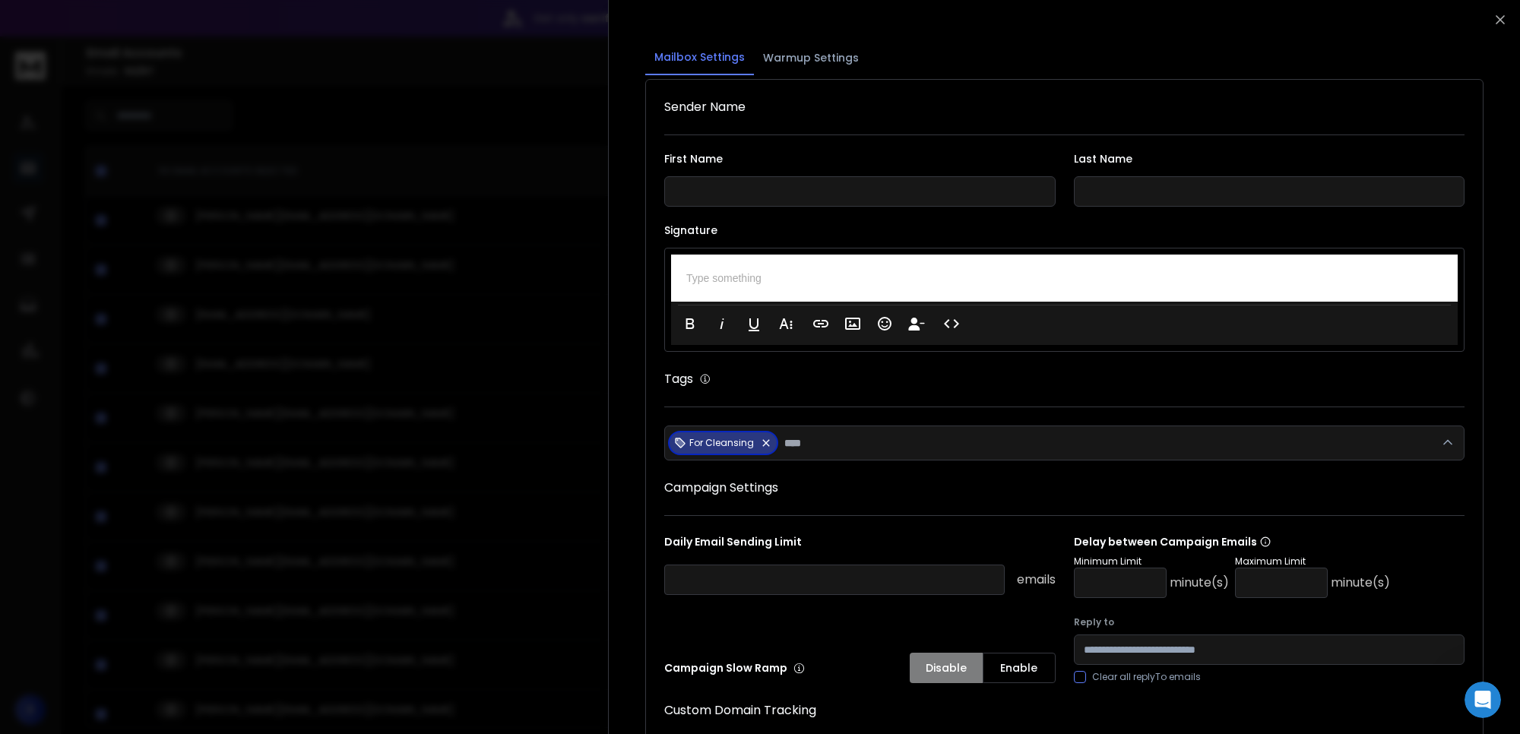
drag, startPoint x: 1128, startPoint y: 580, endPoint x: 803, endPoint y: 576, distance: 325.3
click at [894, 576] on div "Daily Email Sending Limit ** emails Delay between Campaign Emails Minimum Limit…" at bounding box center [1064, 608] width 800 height 149
click at [1270, 580] on input "number" at bounding box center [1281, 583] width 93 height 30
type input "*"
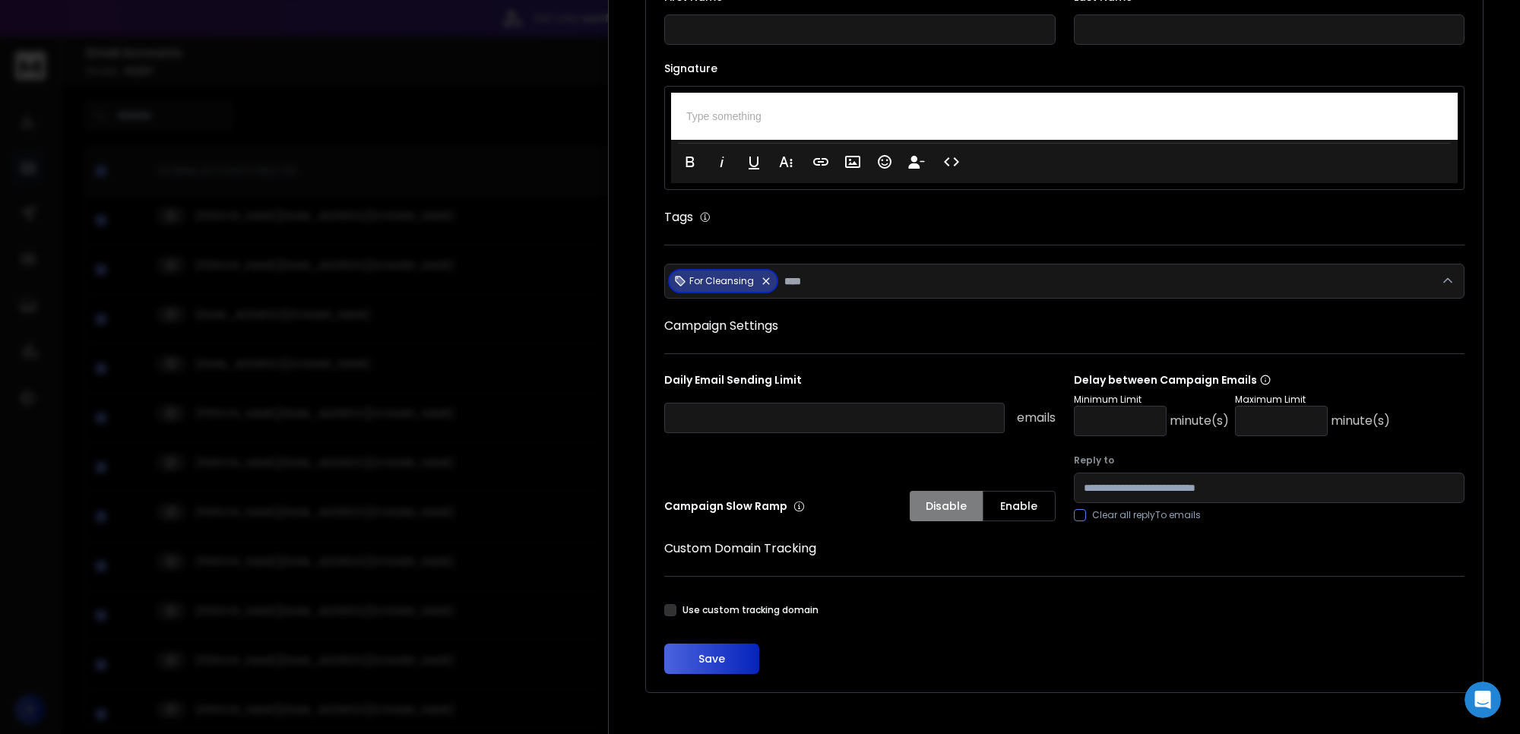
scroll to position [164, 0]
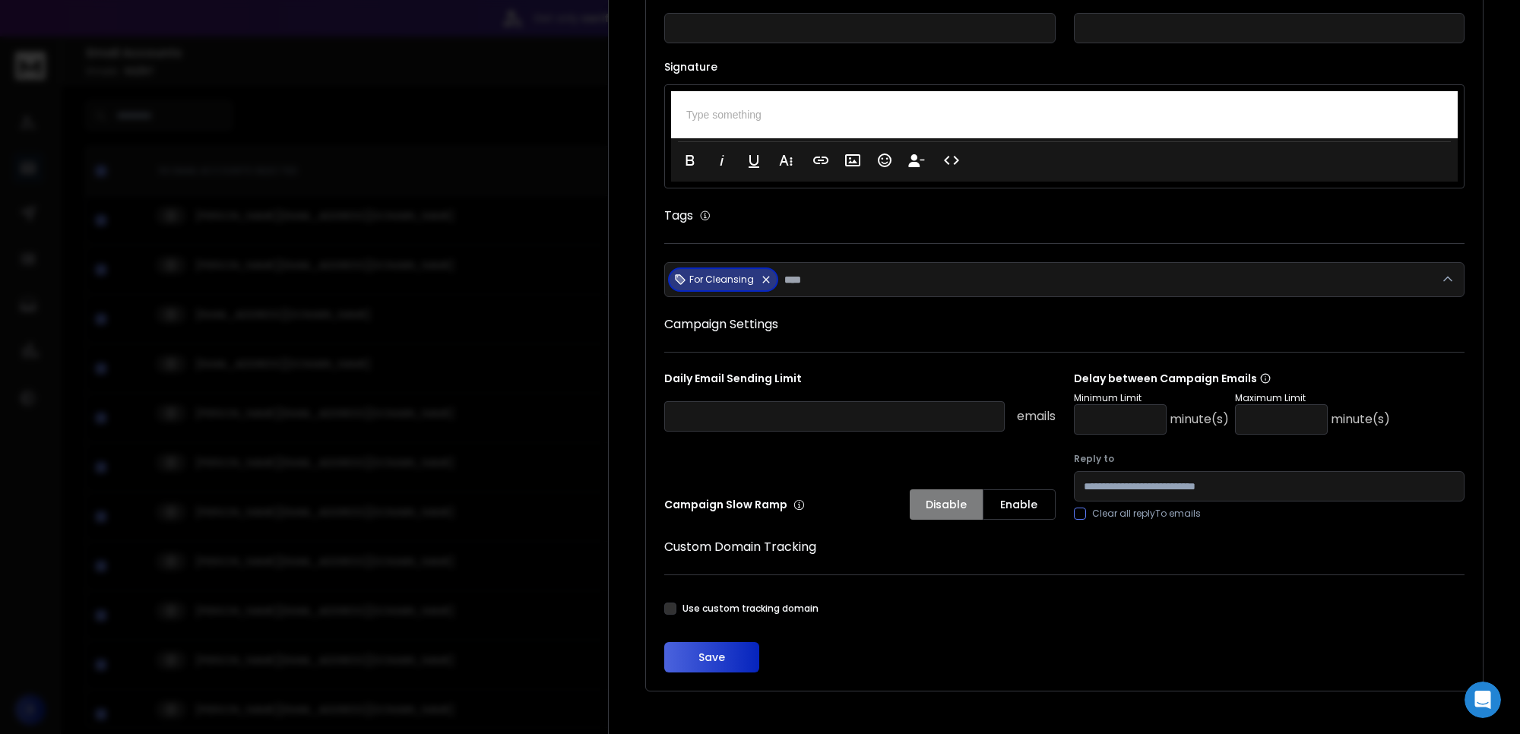
type input "**"
click at [715, 651] on button "Save" at bounding box center [711, 657] width 95 height 30
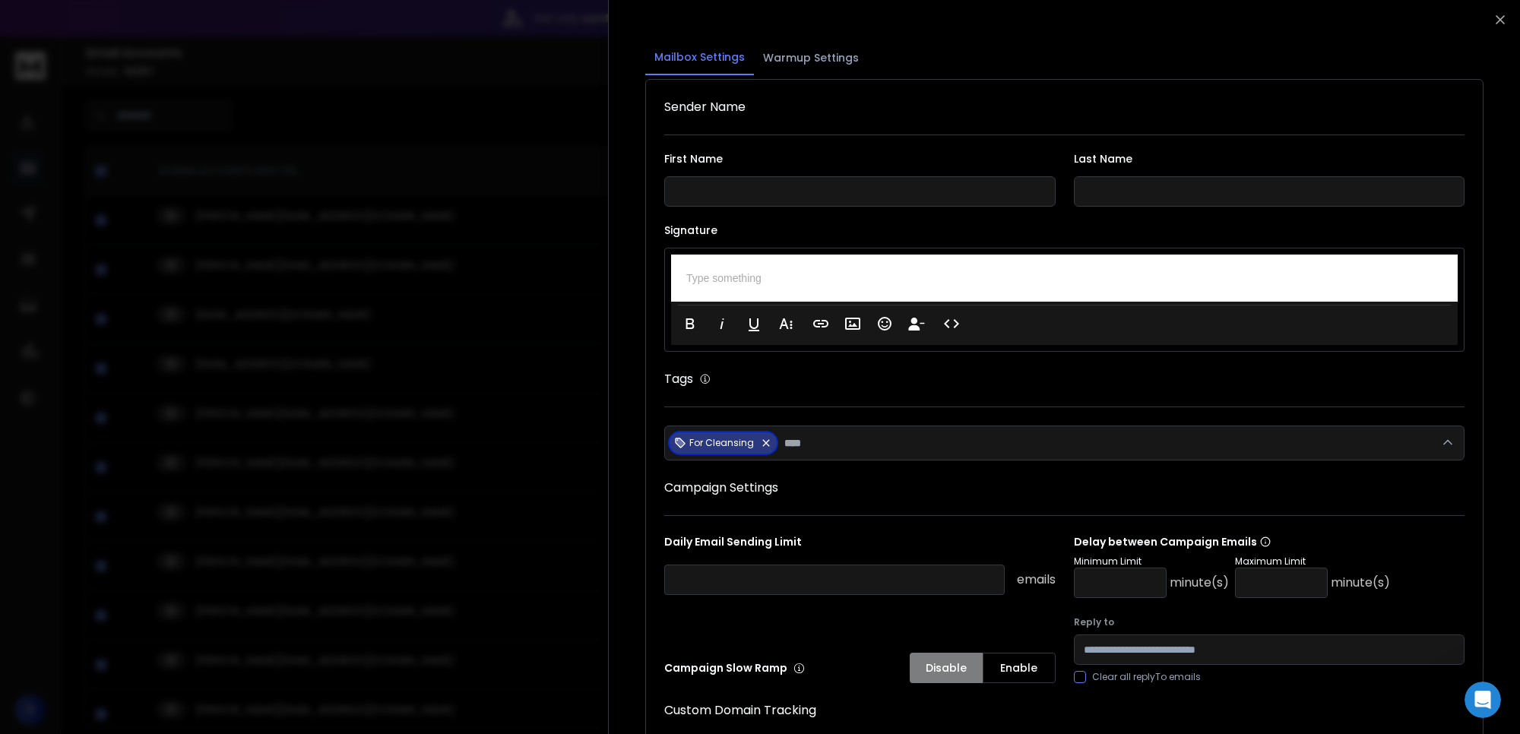
click at [799, 55] on button "Warmup Settings" at bounding box center [811, 57] width 114 height 33
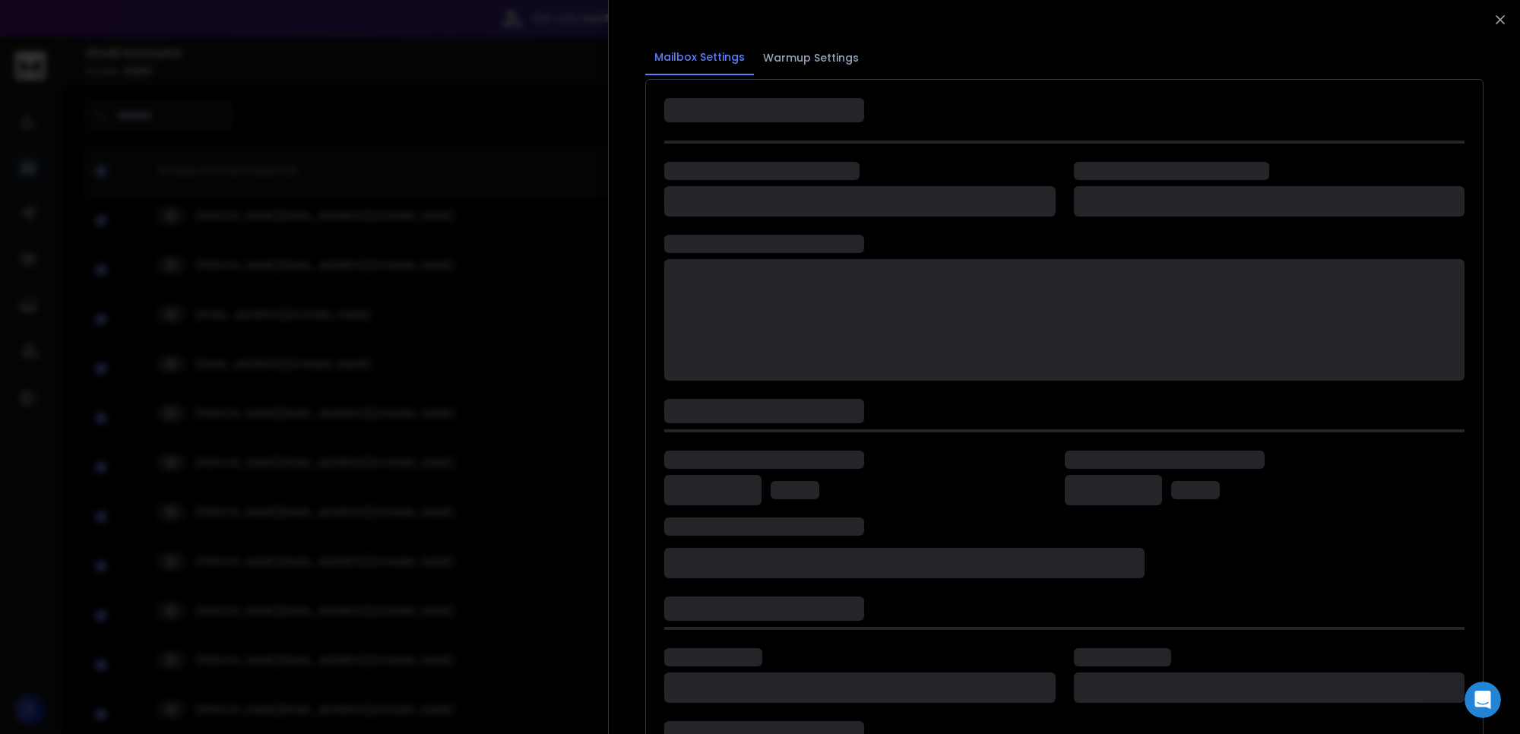
click at [669, 55] on button "Mailbox Settings" at bounding box center [699, 57] width 109 height 35
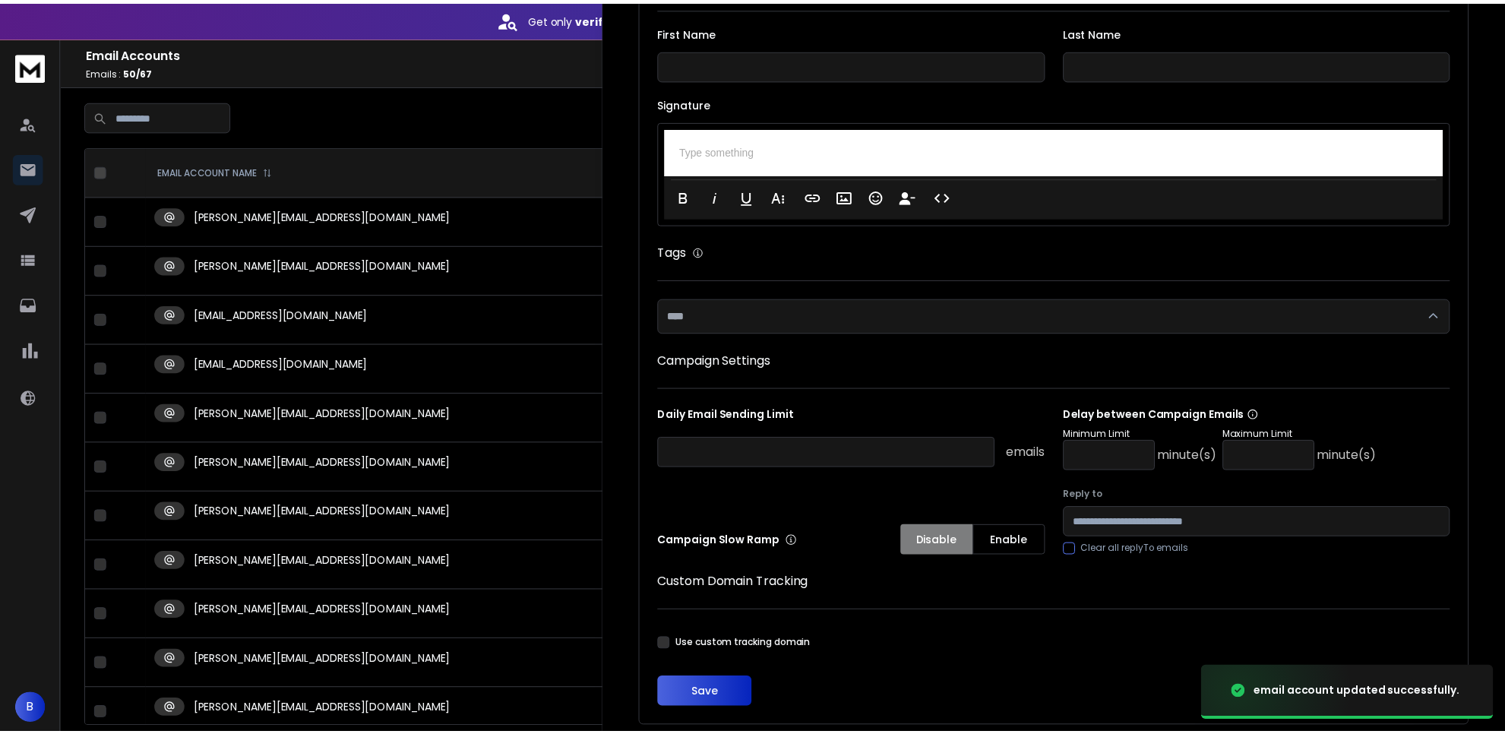
scroll to position [164, 0]
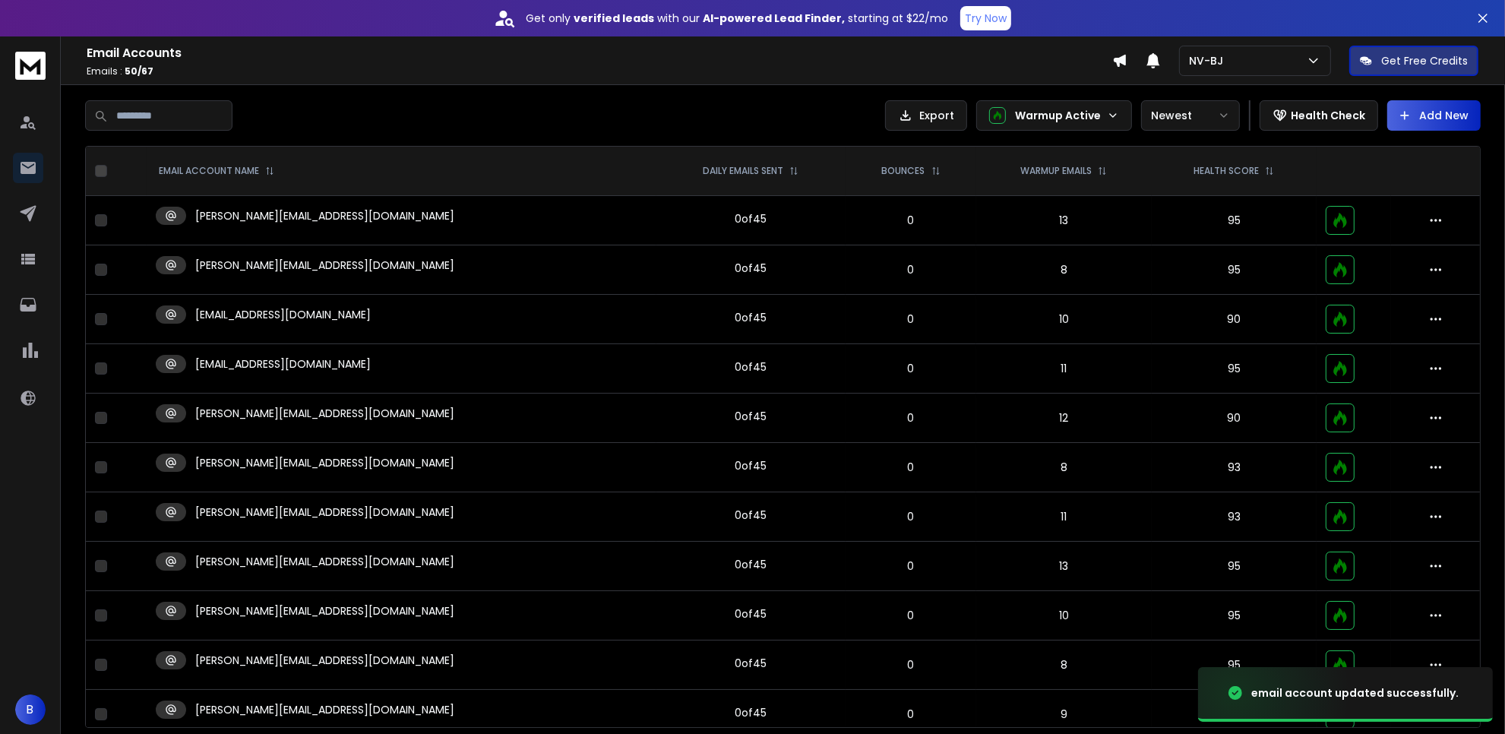
click at [218, 230] on td "[PERSON_NAME][EMAIL_ADDRESS][DOMAIN_NAME]" at bounding box center [402, 220] width 510 height 49
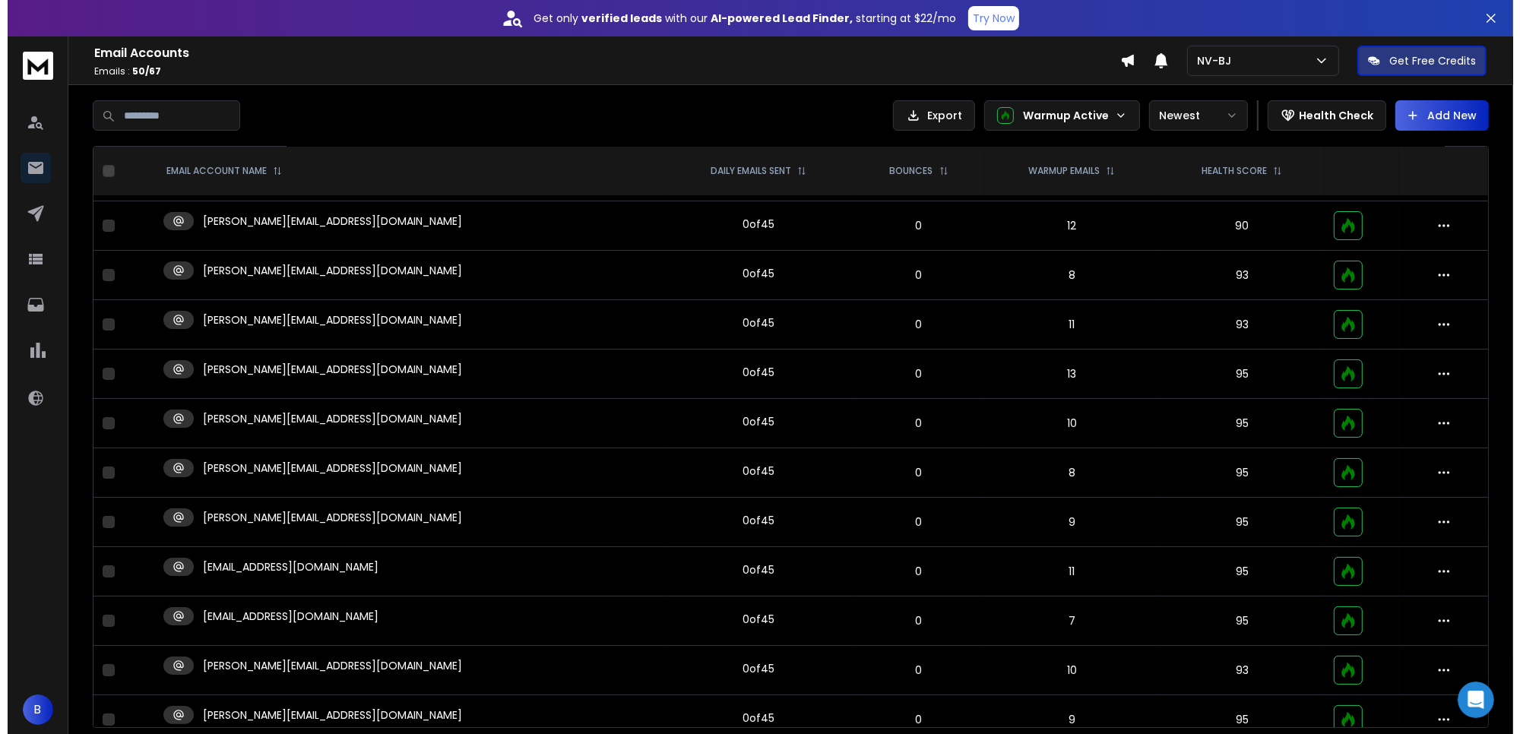
scroll to position [190, 0]
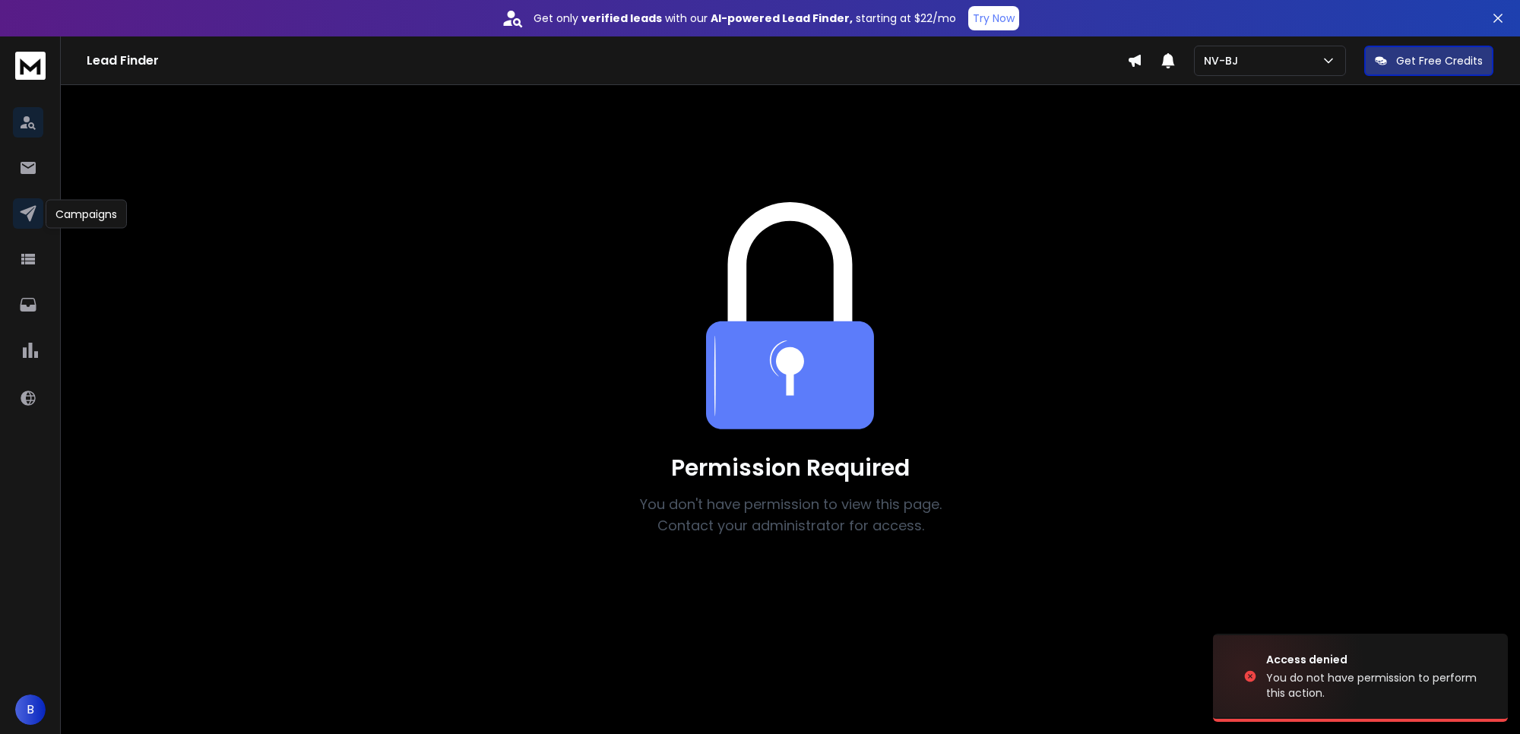
click at [34, 211] on icon at bounding box center [28, 213] width 18 height 18
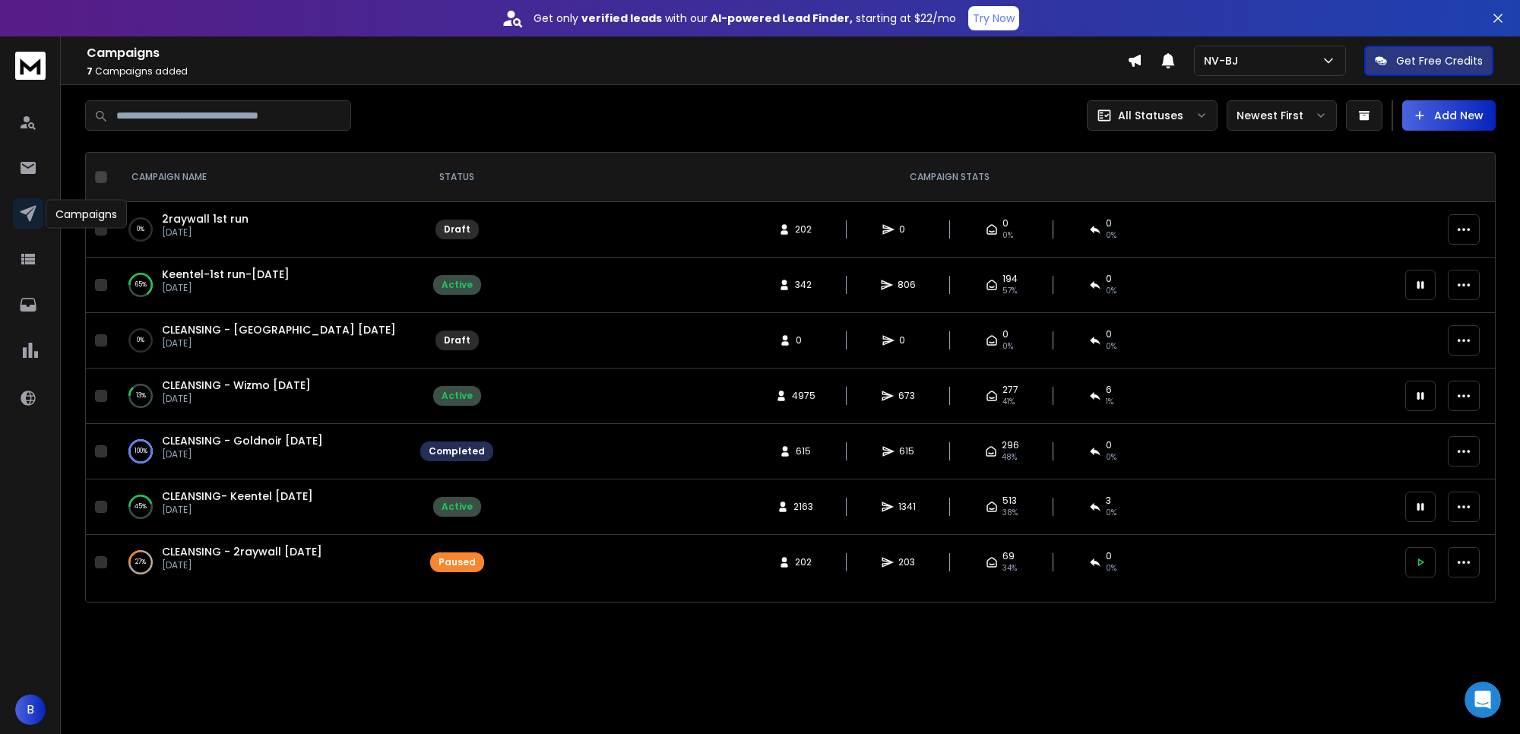
click at [27, 214] on icon at bounding box center [28, 213] width 16 height 16
drag, startPoint x: 101, startPoint y: 563, endPoint x: 606, endPoint y: 590, distance: 506.1
click at [100, 563] on button "button" at bounding box center [101, 562] width 12 height 12
click at [1367, 561] on button "button" at bounding box center [1464, 562] width 32 height 30
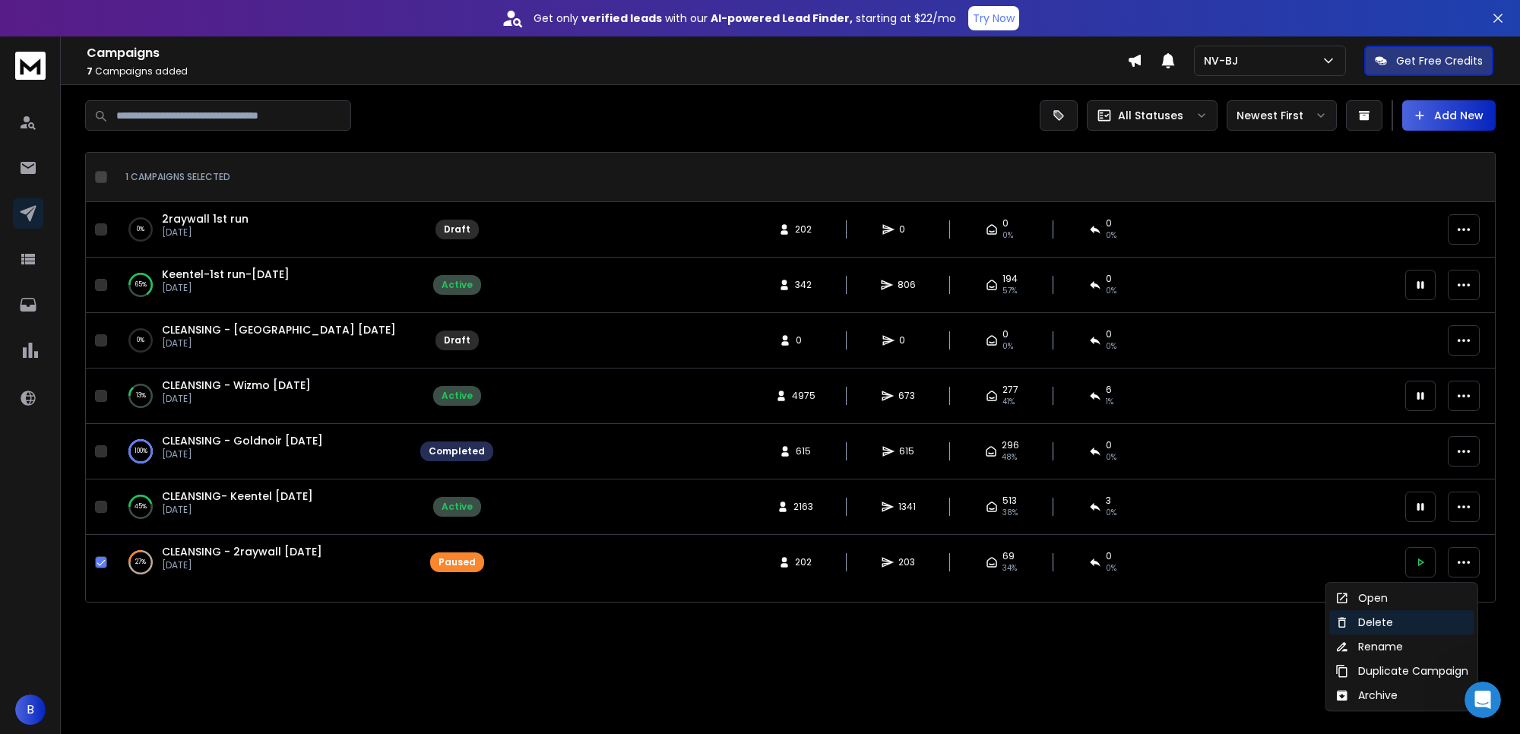
click at [1367, 619] on div "Delete" at bounding box center [1364, 622] width 58 height 15
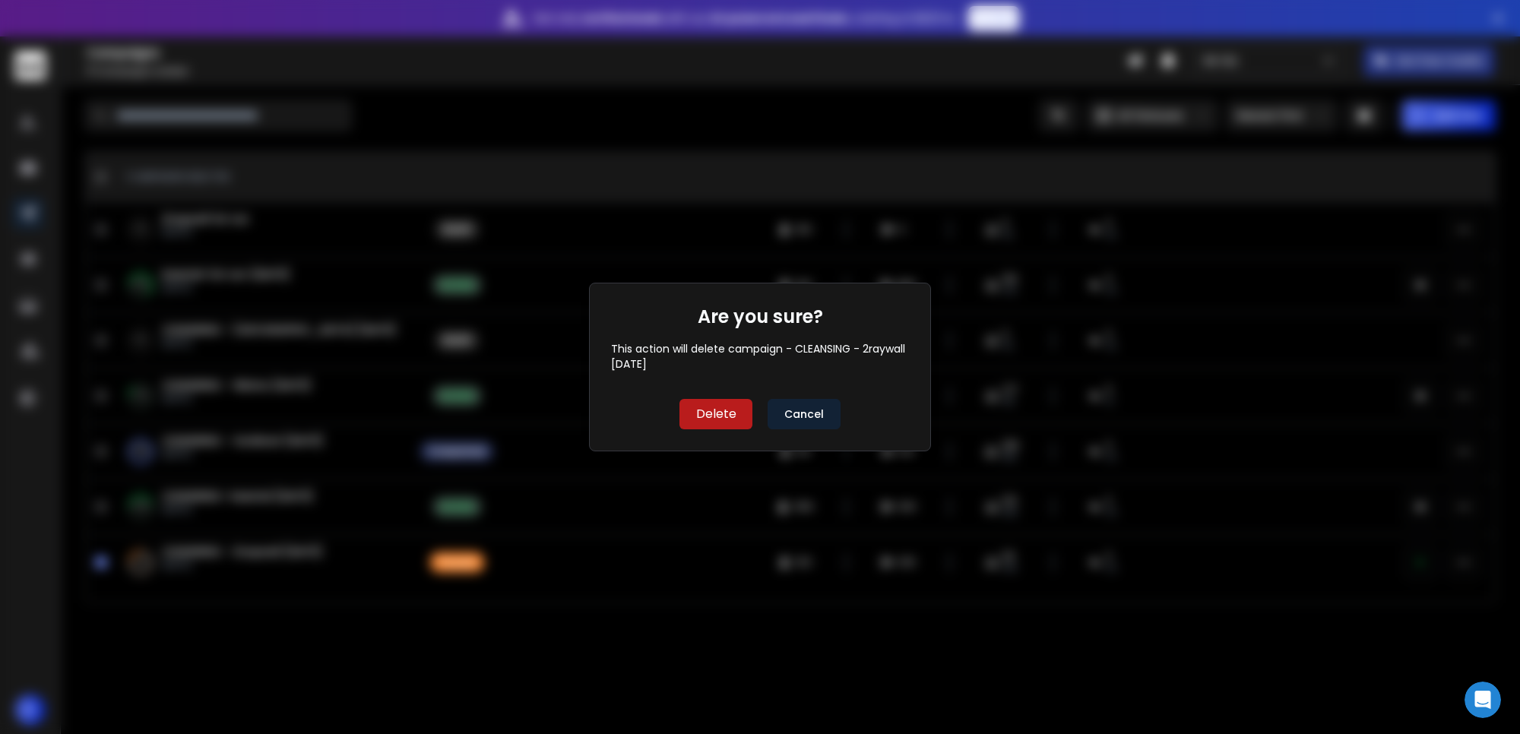
click at [707, 401] on button "Delete" at bounding box center [715, 414] width 73 height 30
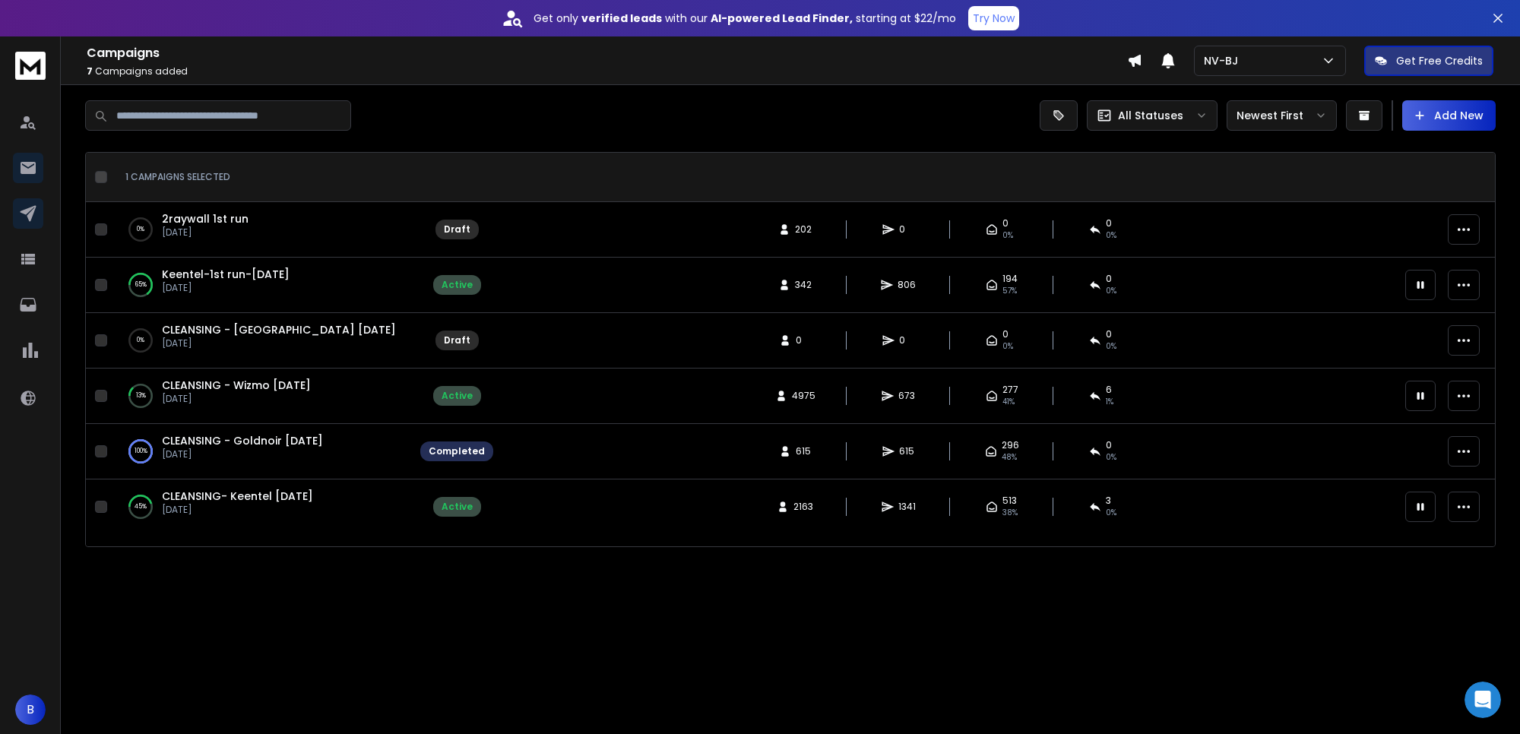
click at [21, 168] on icon at bounding box center [28, 168] width 15 height 12
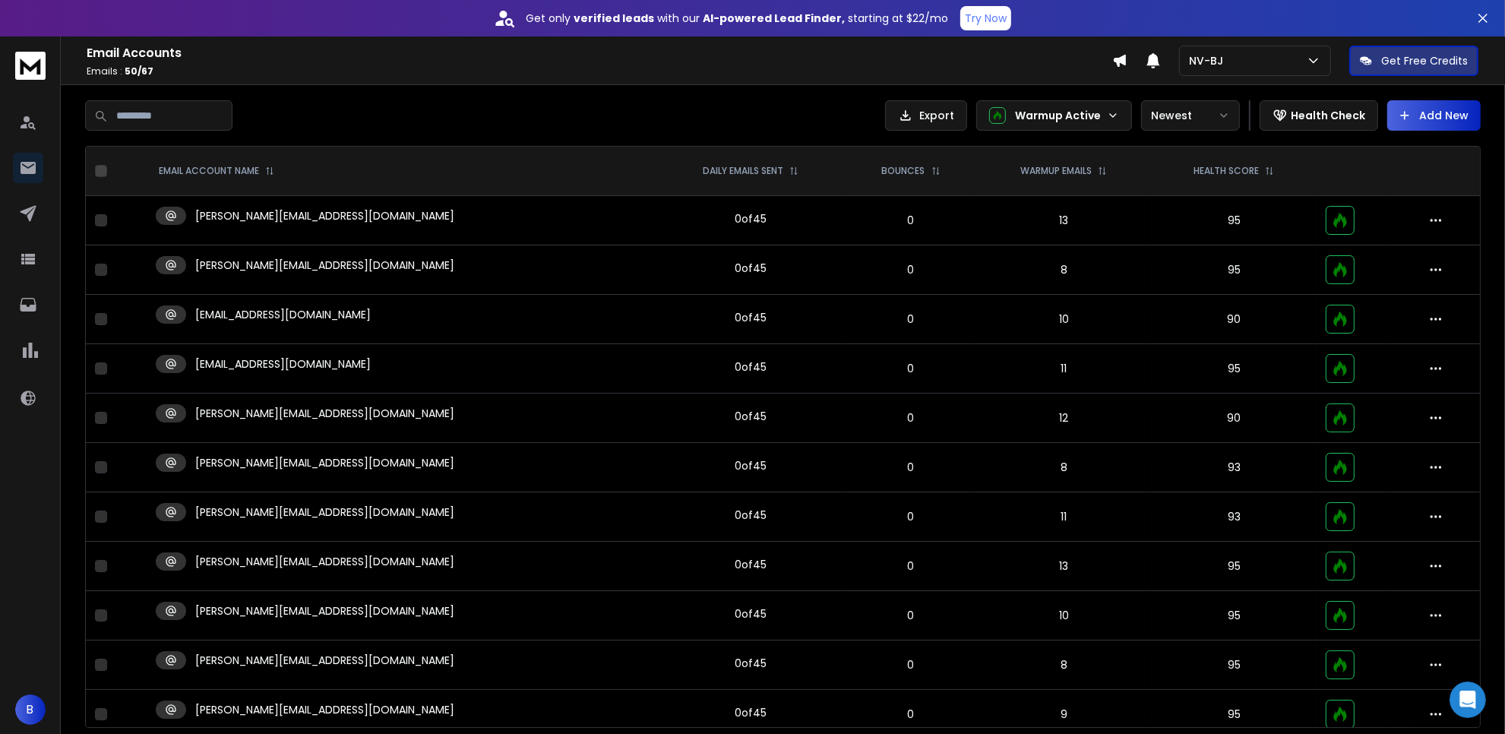
click at [333, 221] on p "[PERSON_NAME][EMAIL_ADDRESS][DOMAIN_NAME]" at bounding box center [324, 215] width 259 height 15
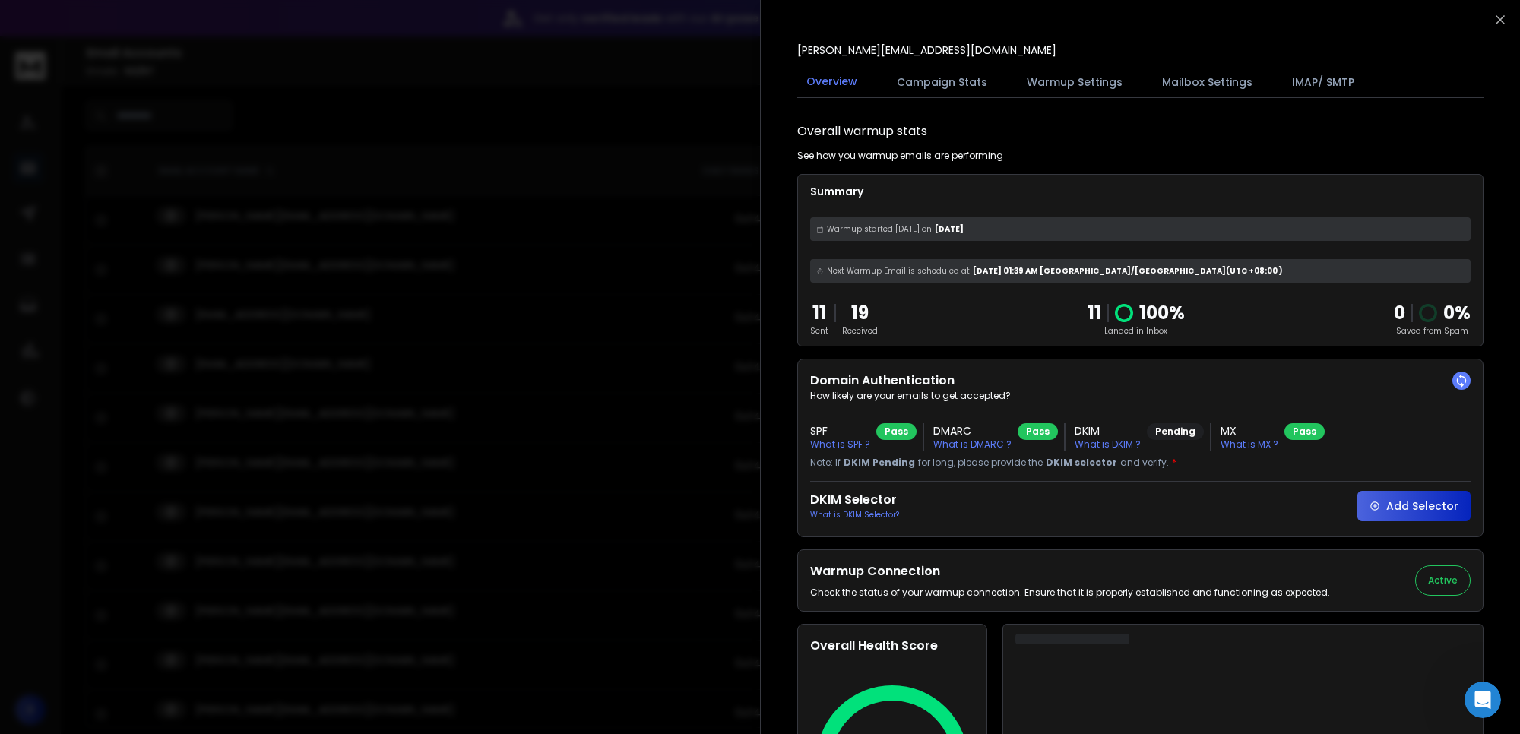
click at [959, 73] on button "Campaign Stats" at bounding box center [942, 81] width 109 height 33
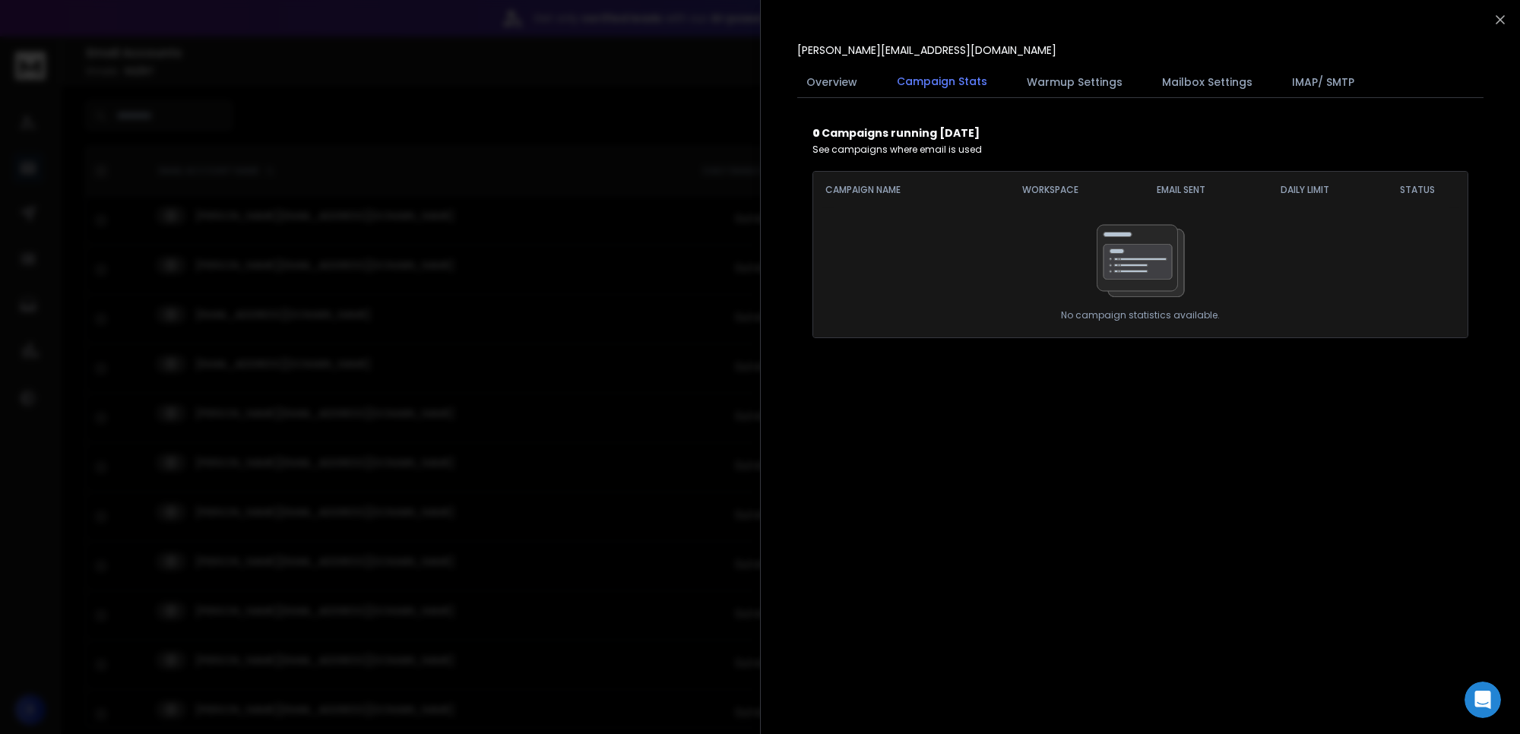
click at [1075, 76] on button "Warmup Settings" at bounding box center [1075, 81] width 114 height 33
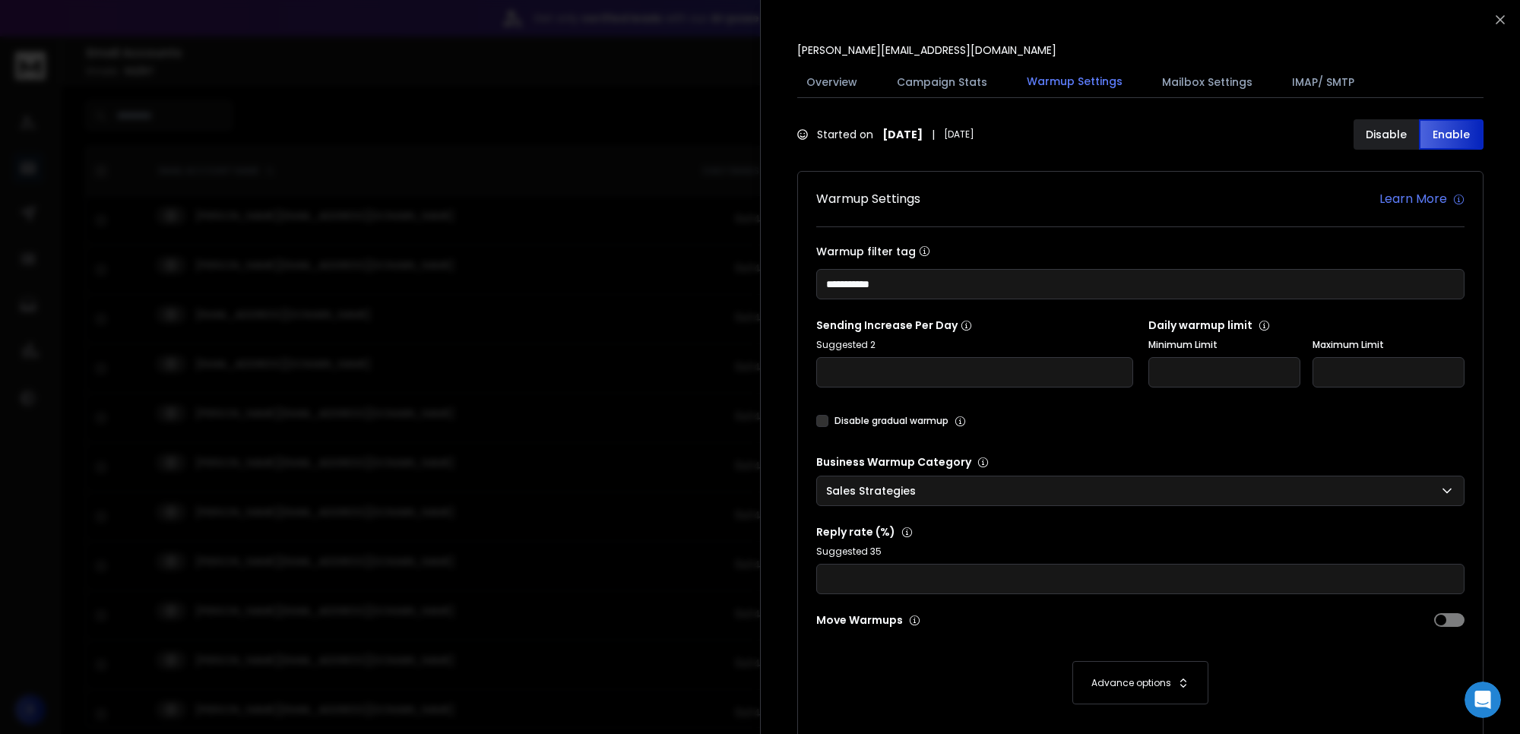
drag, startPoint x: 894, startPoint y: 370, endPoint x: 736, endPoint y: 407, distance: 163.1
click at [761, 400] on div "**********" at bounding box center [1140, 367] width 760 height 734
type input "**"
drag, startPoint x: 1184, startPoint y: 369, endPoint x: 1039, endPoint y: 375, distance: 145.3
click at [1039, 375] on div "Sending Increase Per Day Suggested 2 ** Daily warmup limit Minimum Limit * Maxi…" at bounding box center [1140, 353] width 648 height 70
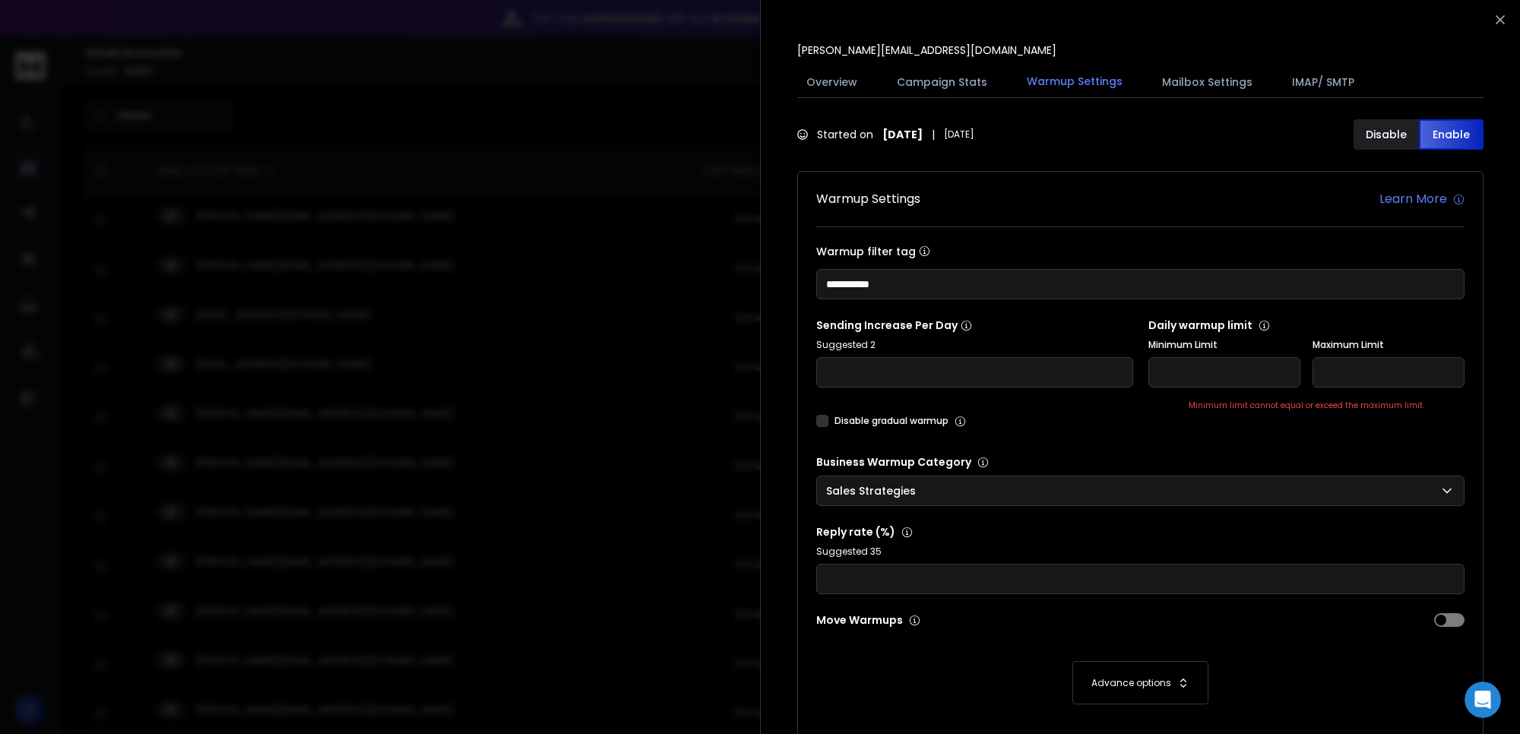
type input "*"
click at [1362, 370] on input "*" at bounding box center [1388, 372] width 152 height 30
drag, startPoint x: 1343, startPoint y: 376, endPoint x: 1296, endPoint y: 375, distance: 47.1
click at [1296, 375] on div "Minimum Limit * Maximum Limit **" at bounding box center [1306, 363] width 317 height 49
type input "**"
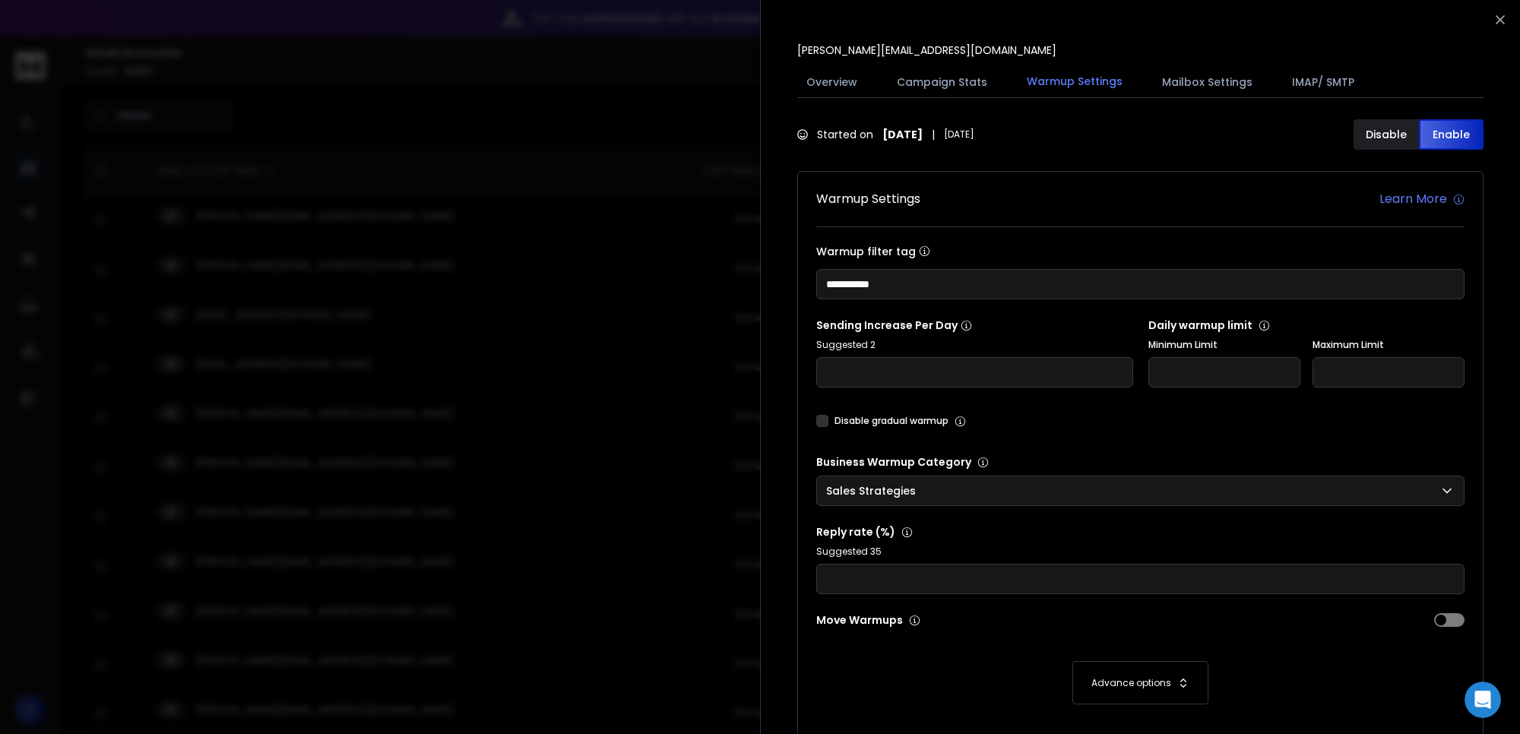
click at [1367, 19] on icon "button" at bounding box center [1499, 19] width 15 height 15
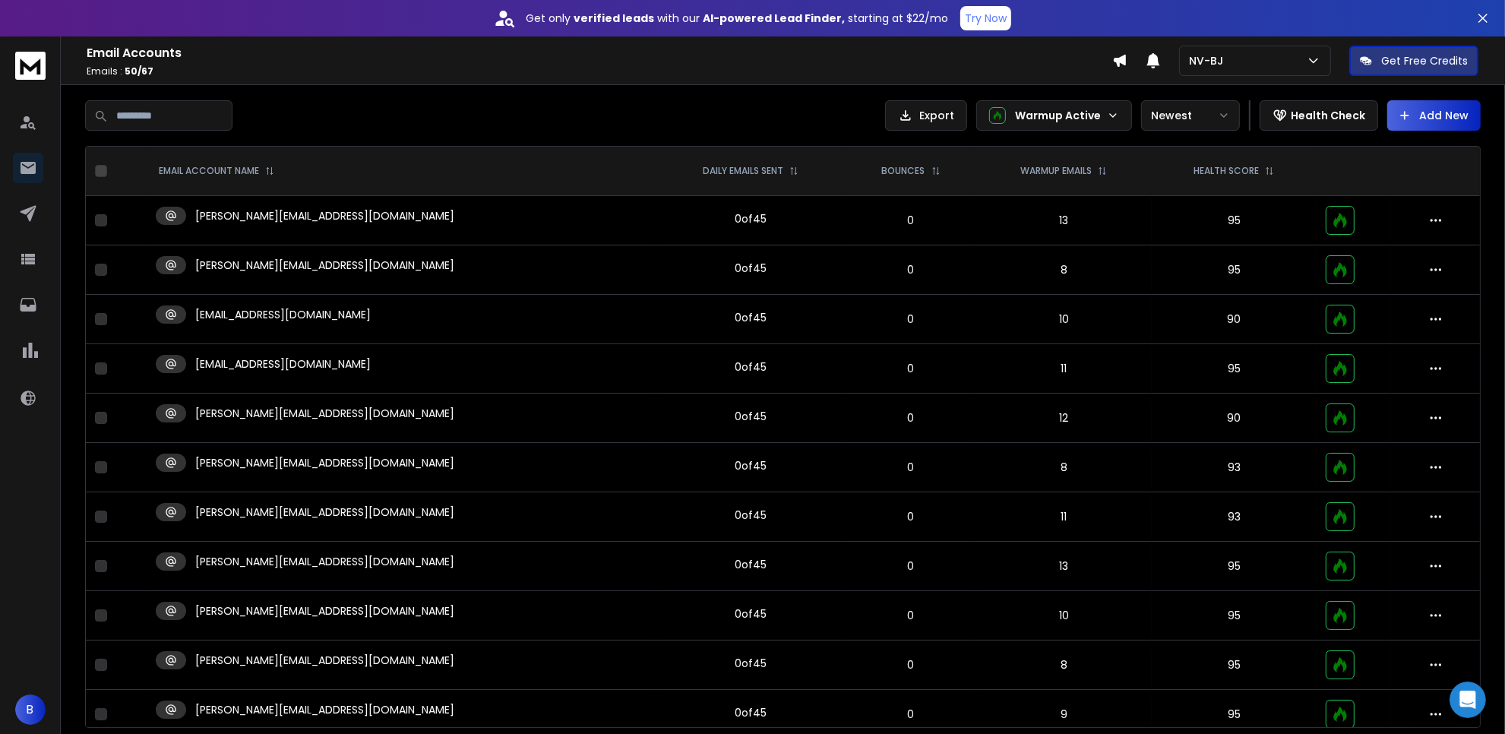
click at [95, 165] on button "button" at bounding box center [101, 171] width 12 height 12
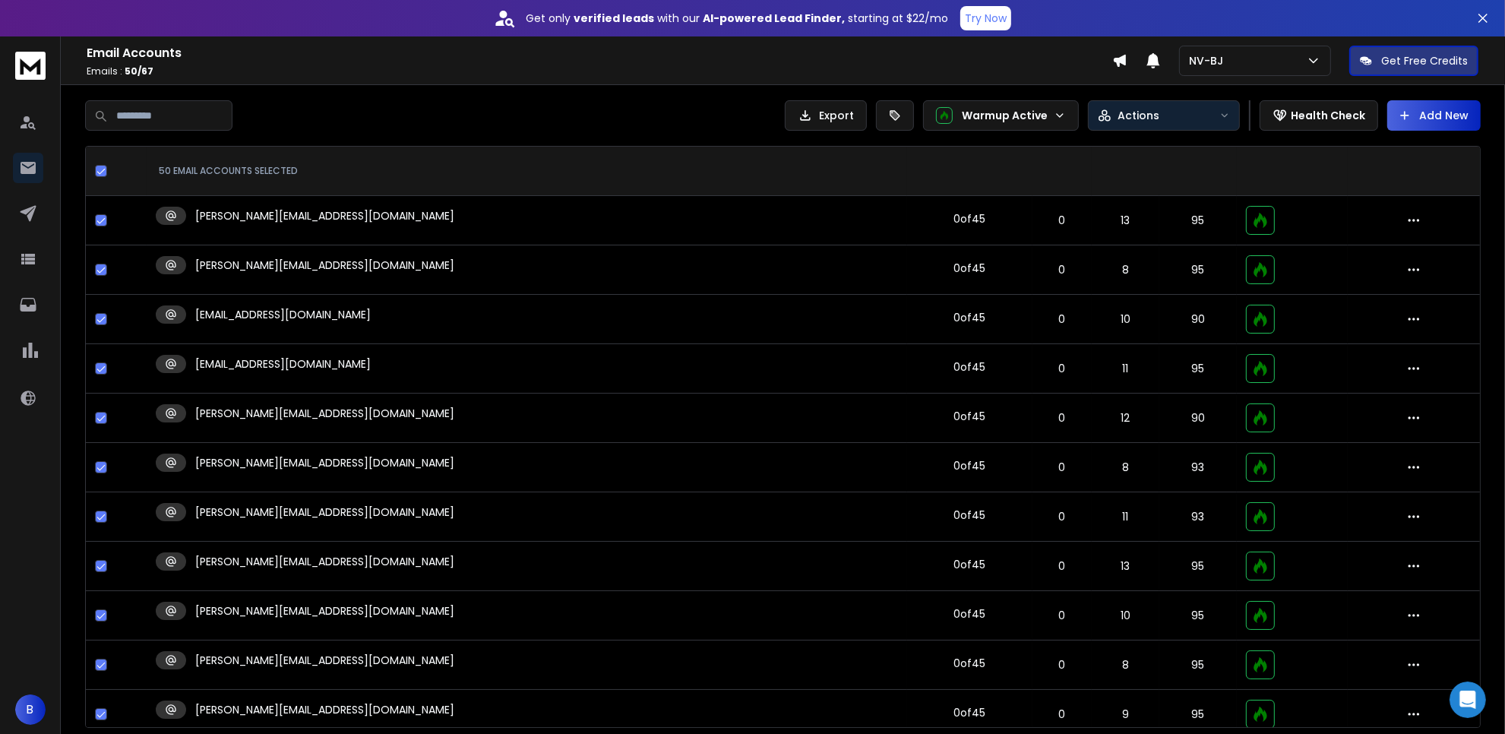
click at [1142, 110] on p "Actions" at bounding box center [1139, 115] width 42 height 15
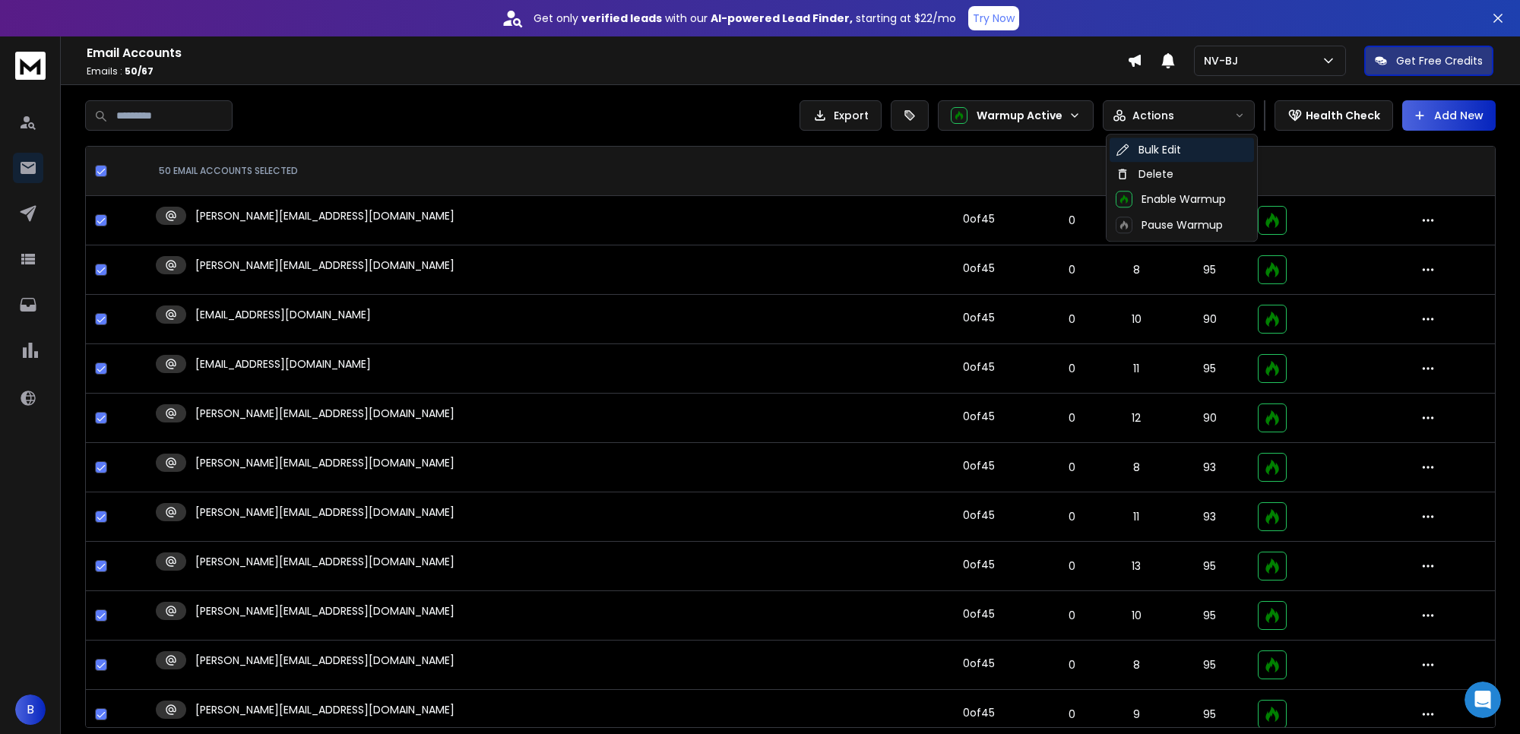
click at [1163, 148] on div "Bulk Edit" at bounding box center [1148, 149] width 65 height 15
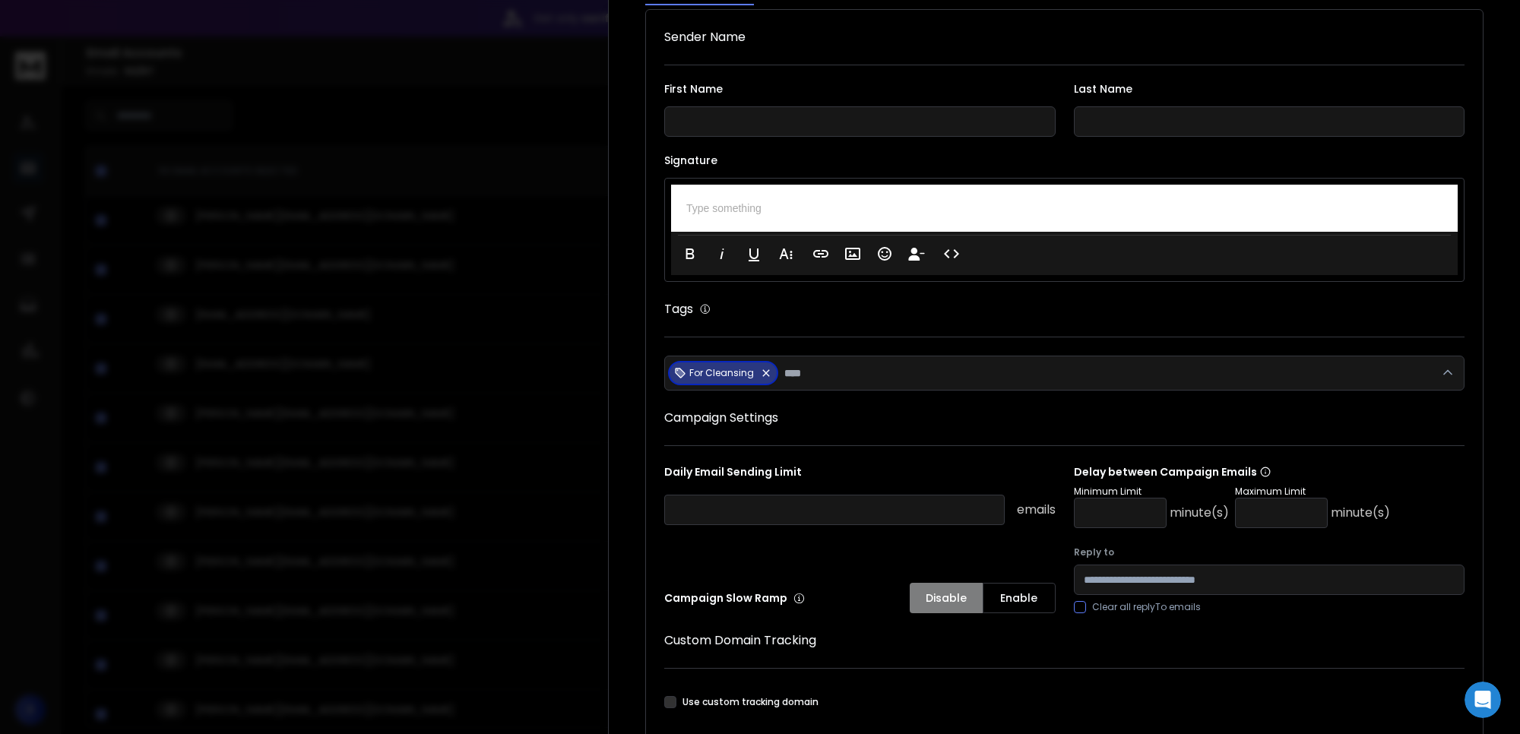
scroll to position [164, 0]
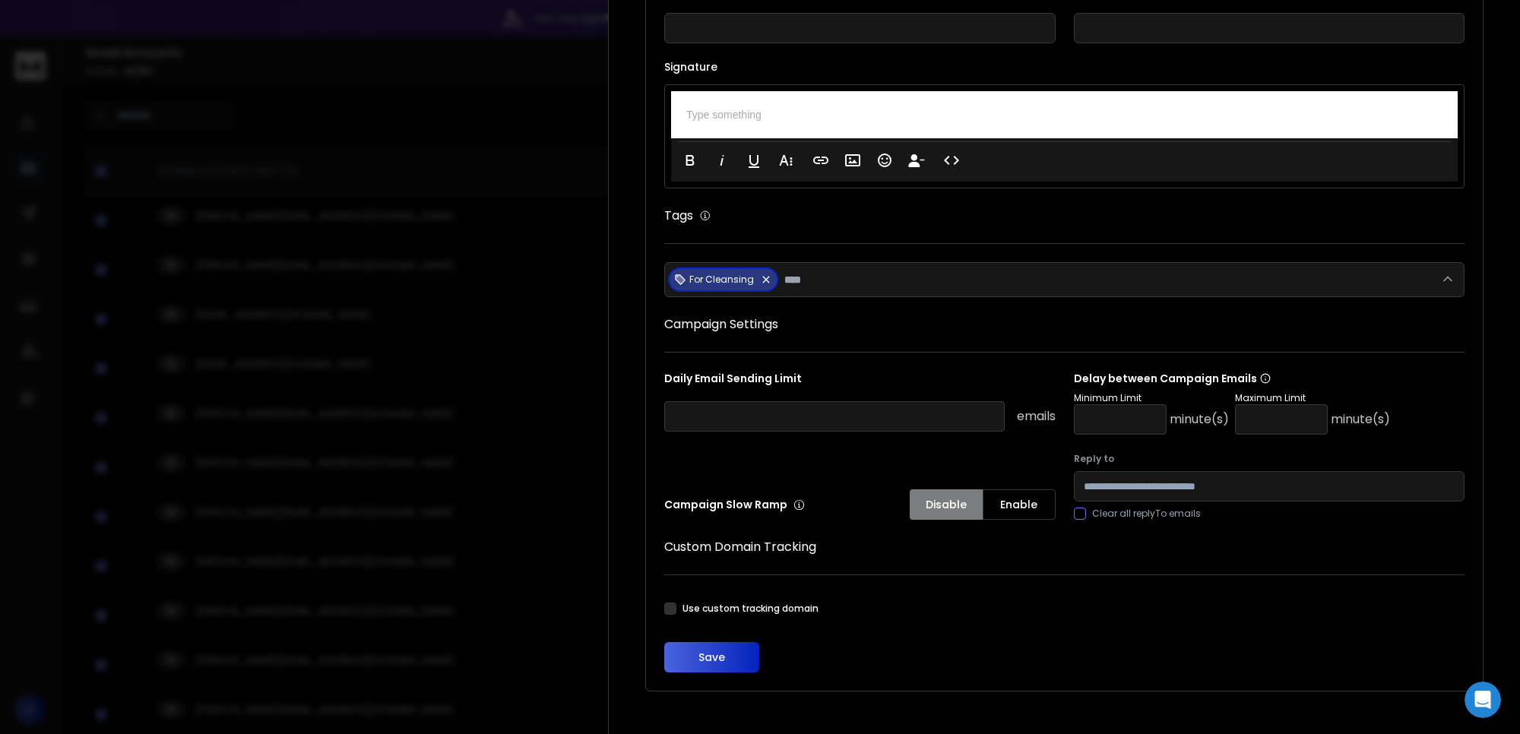
click at [832, 419] on input "number" at bounding box center [834, 416] width 340 height 30
type input "**"
click at [1106, 416] on input "number" at bounding box center [1120, 419] width 93 height 30
click at [1258, 419] on input "number" at bounding box center [1281, 419] width 93 height 30
type input "*"
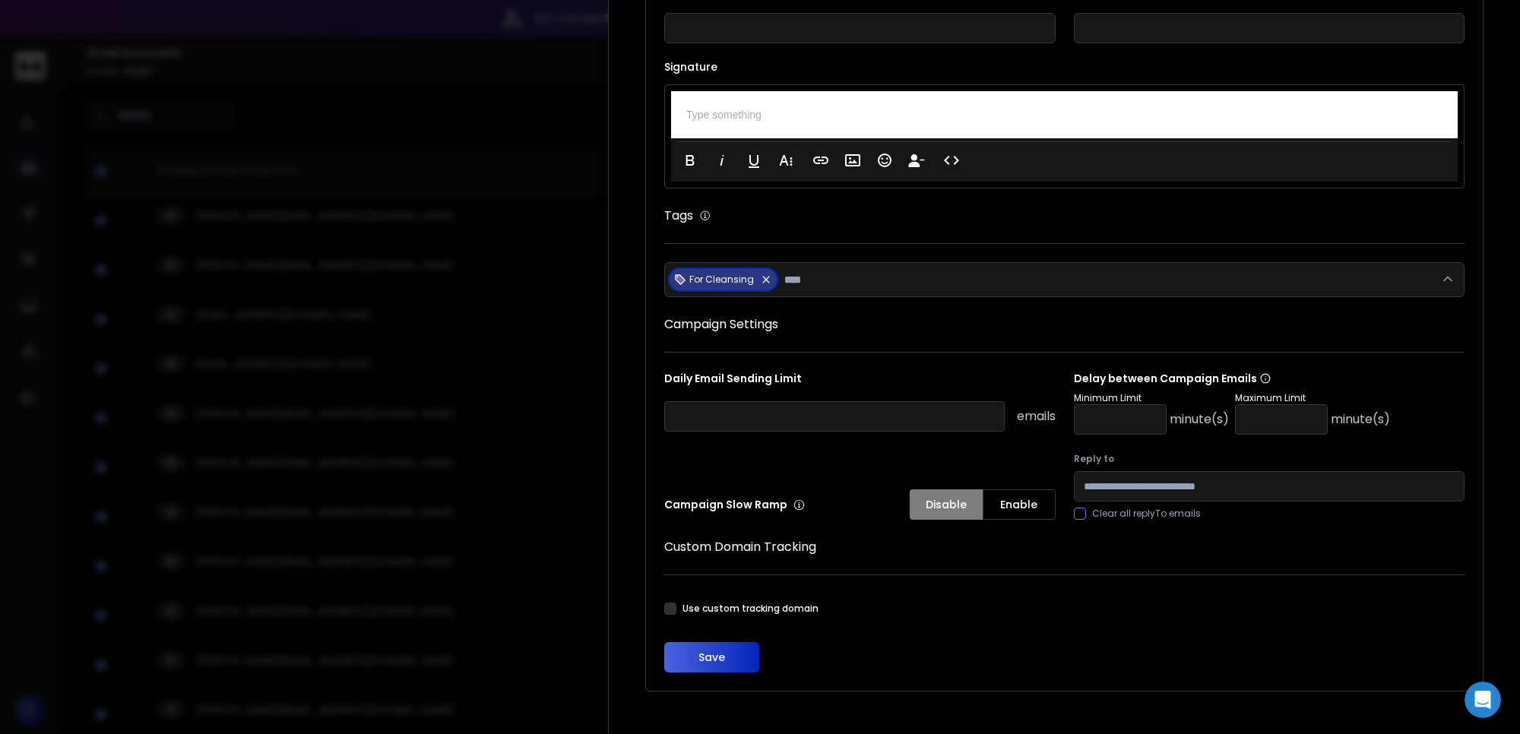
type input "**"
click at [695, 650] on button "Save" at bounding box center [711, 657] width 95 height 30
click at [1122, 422] on input "*" at bounding box center [1120, 419] width 93 height 30
type input "*"
click at [1259, 422] on input "**" at bounding box center [1281, 419] width 93 height 30
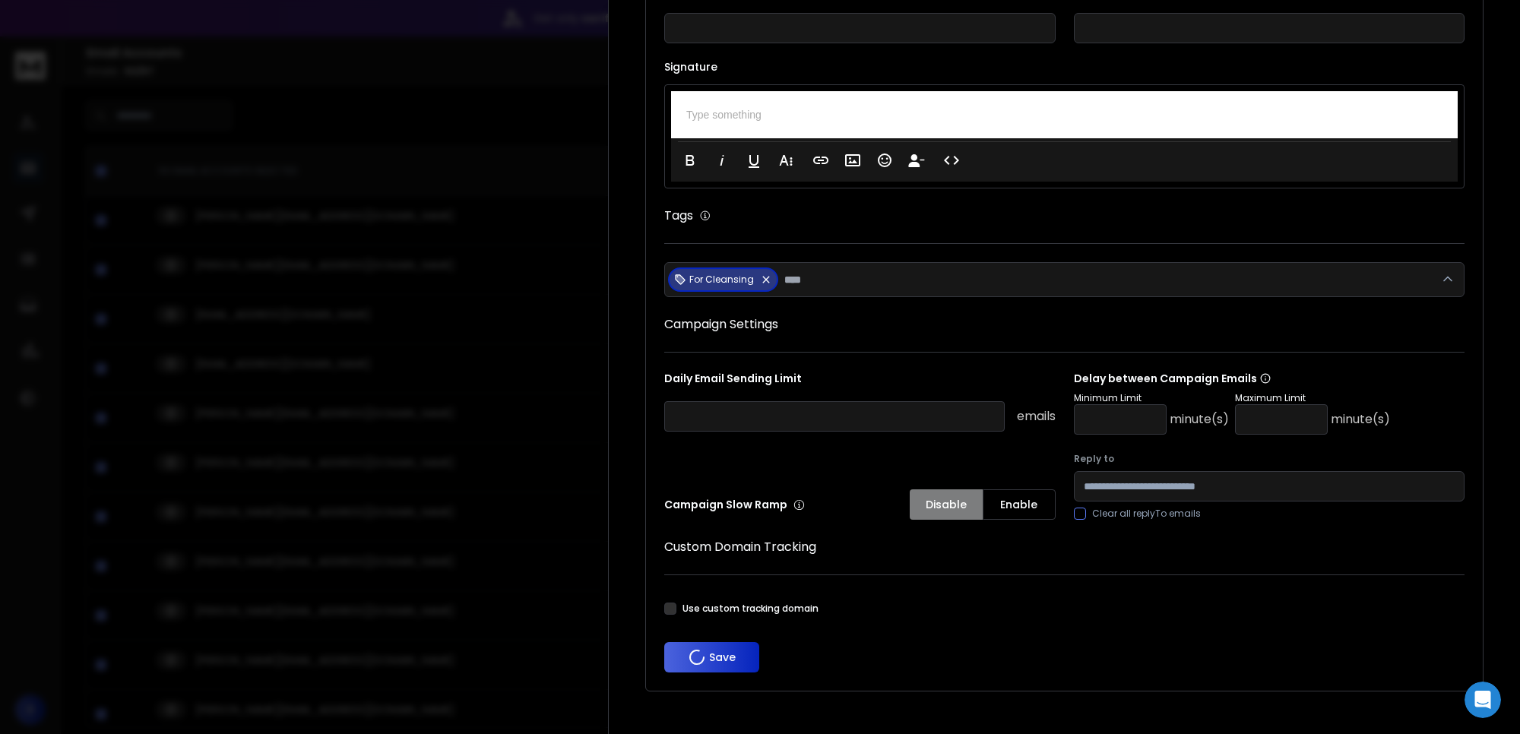
click at [715, 652] on button "Save" at bounding box center [711, 657] width 95 height 30
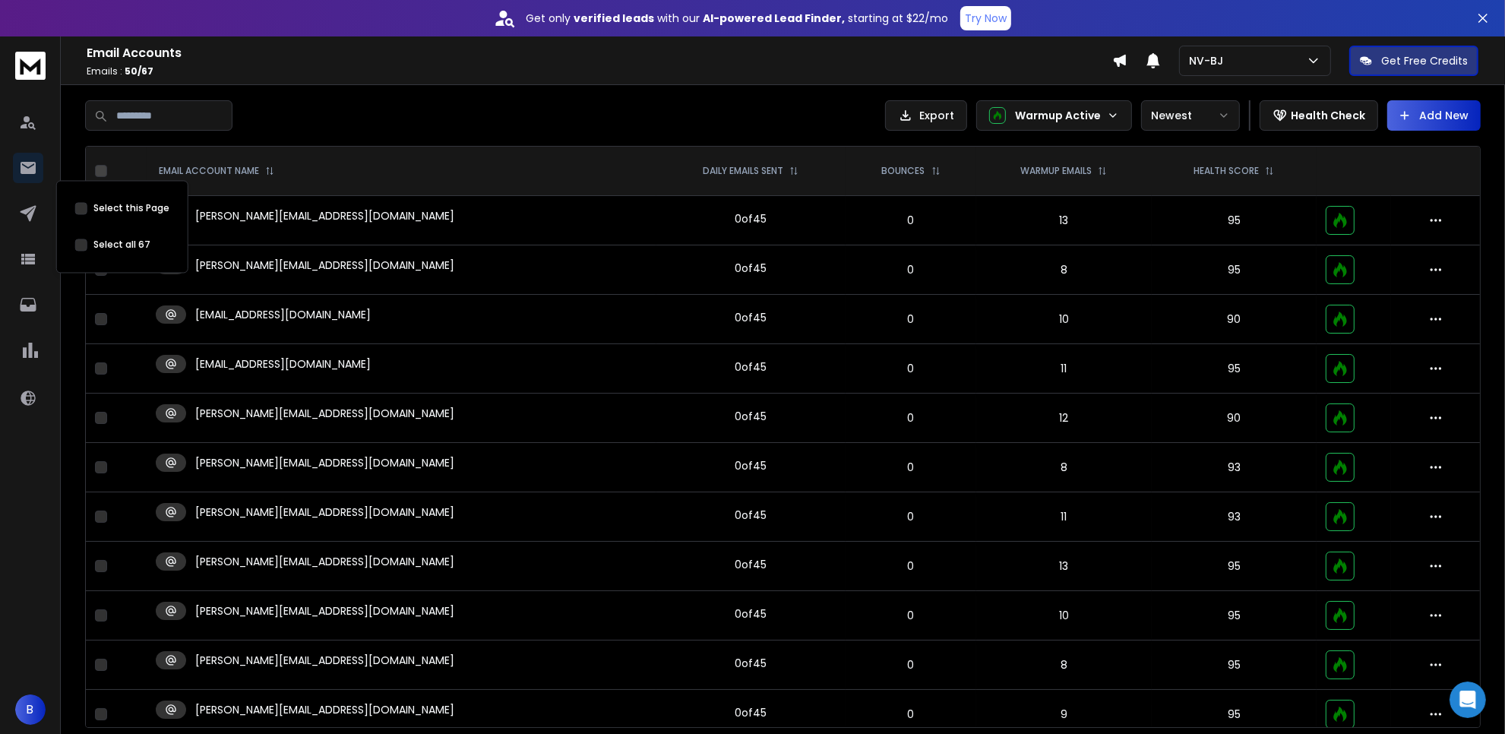
click at [106, 168] on button "Select this Page" at bounding box center [101, 171] width 12 height 12
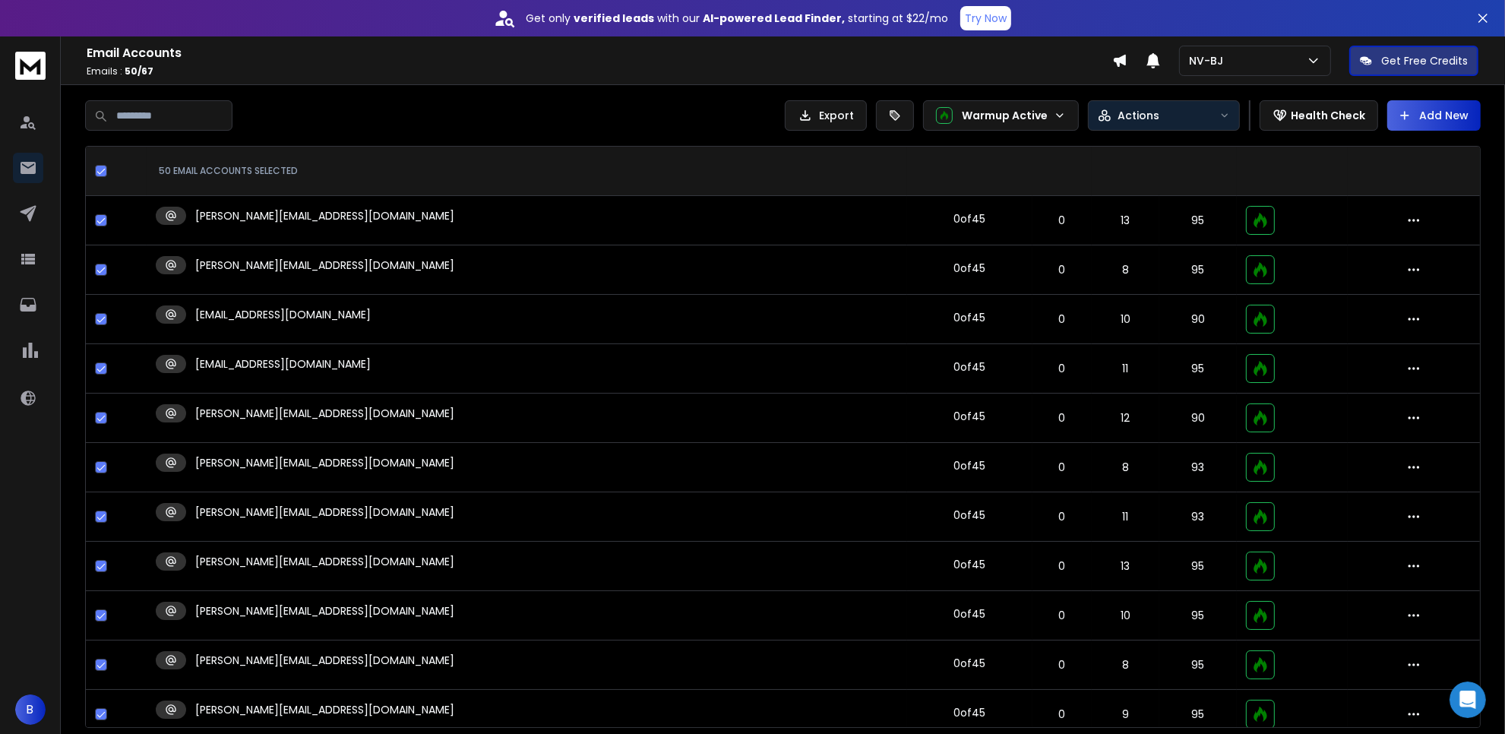
click at [1218, 112] on button "Actions" at bounding box center [1164, 115] width 152 height 30
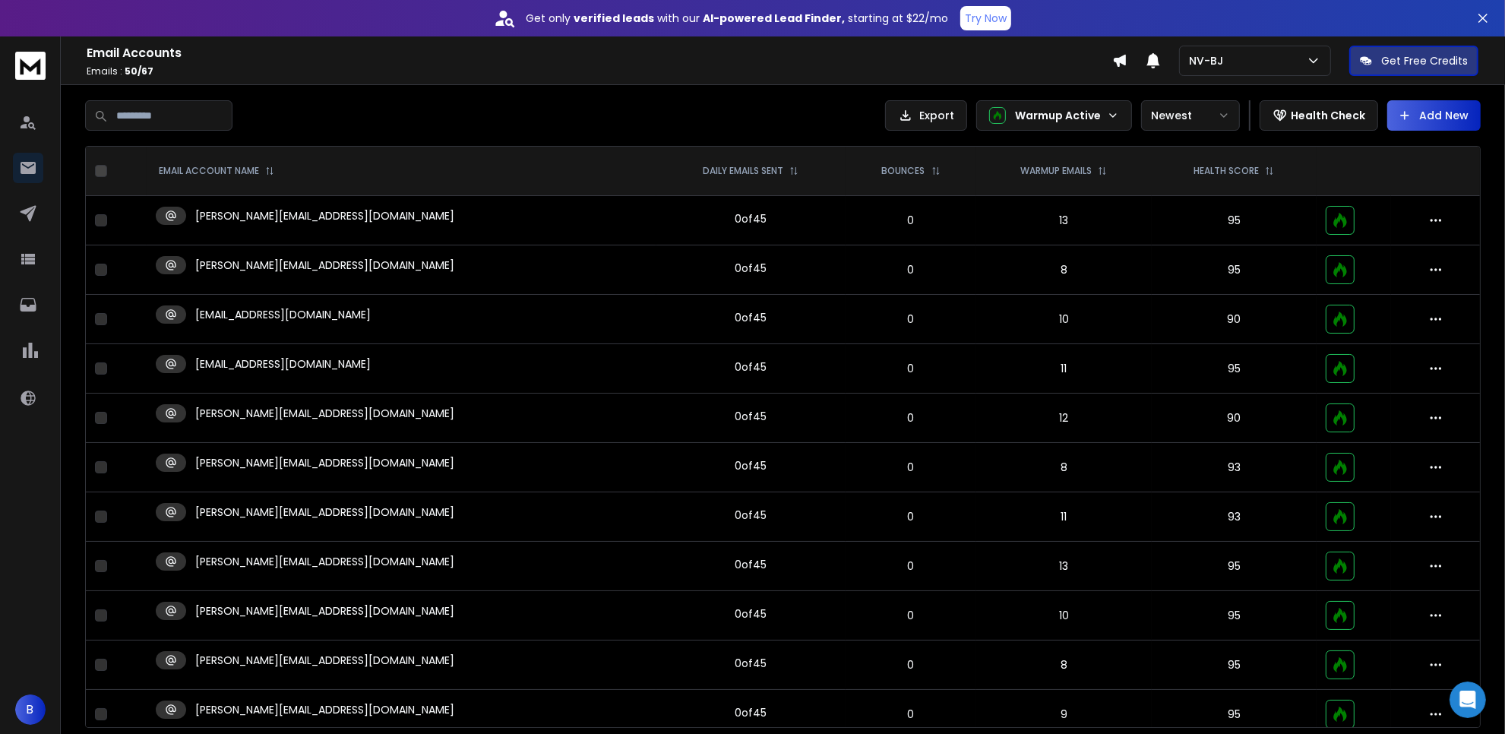
click at [93, 169] on th at bounding box center [116, 171] width 61 height 49
click at [99, 168] on button "Select this Page" at bounding box center [101, 171] width 12 height 12
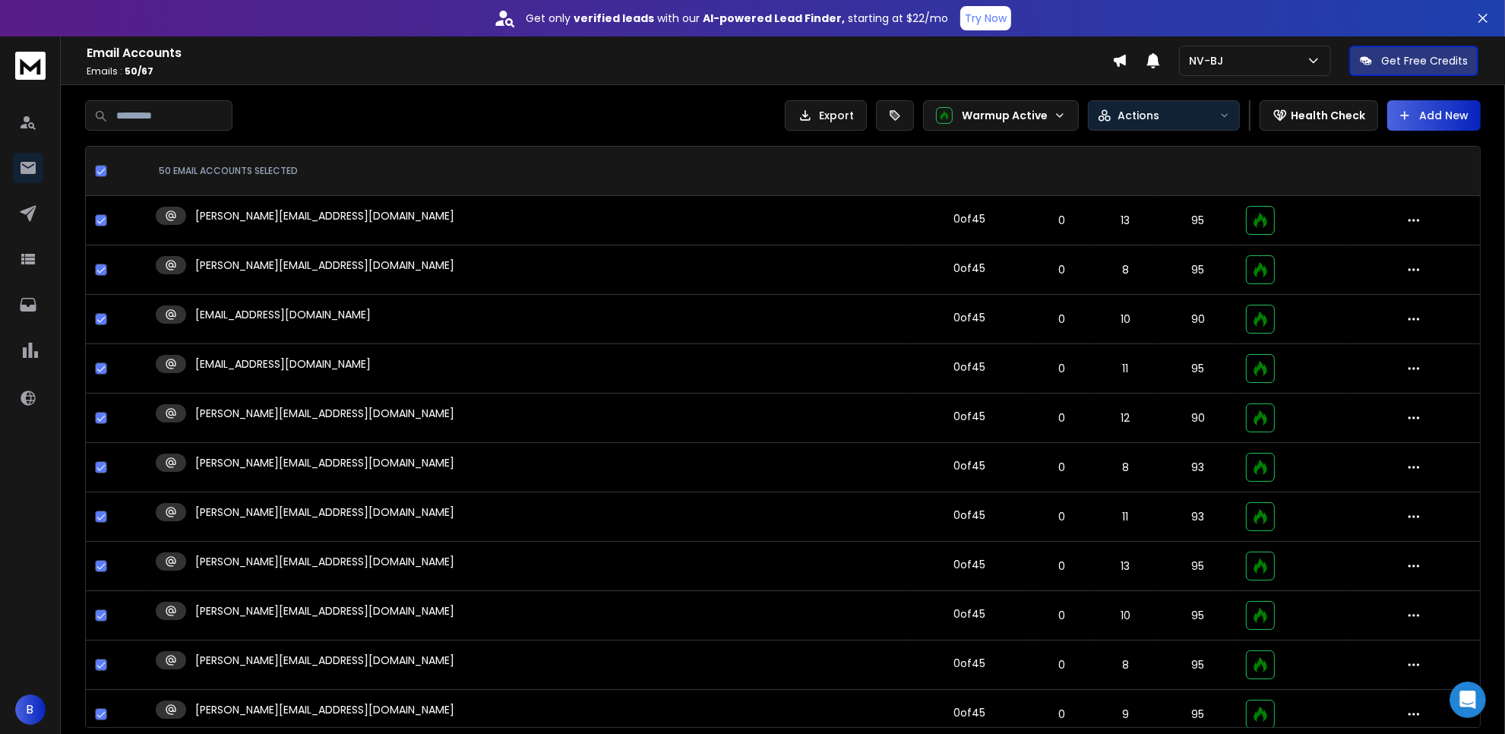
click at [1188, 110] on div "Actions" at bounding box center [1156, 115] width 116 height 15
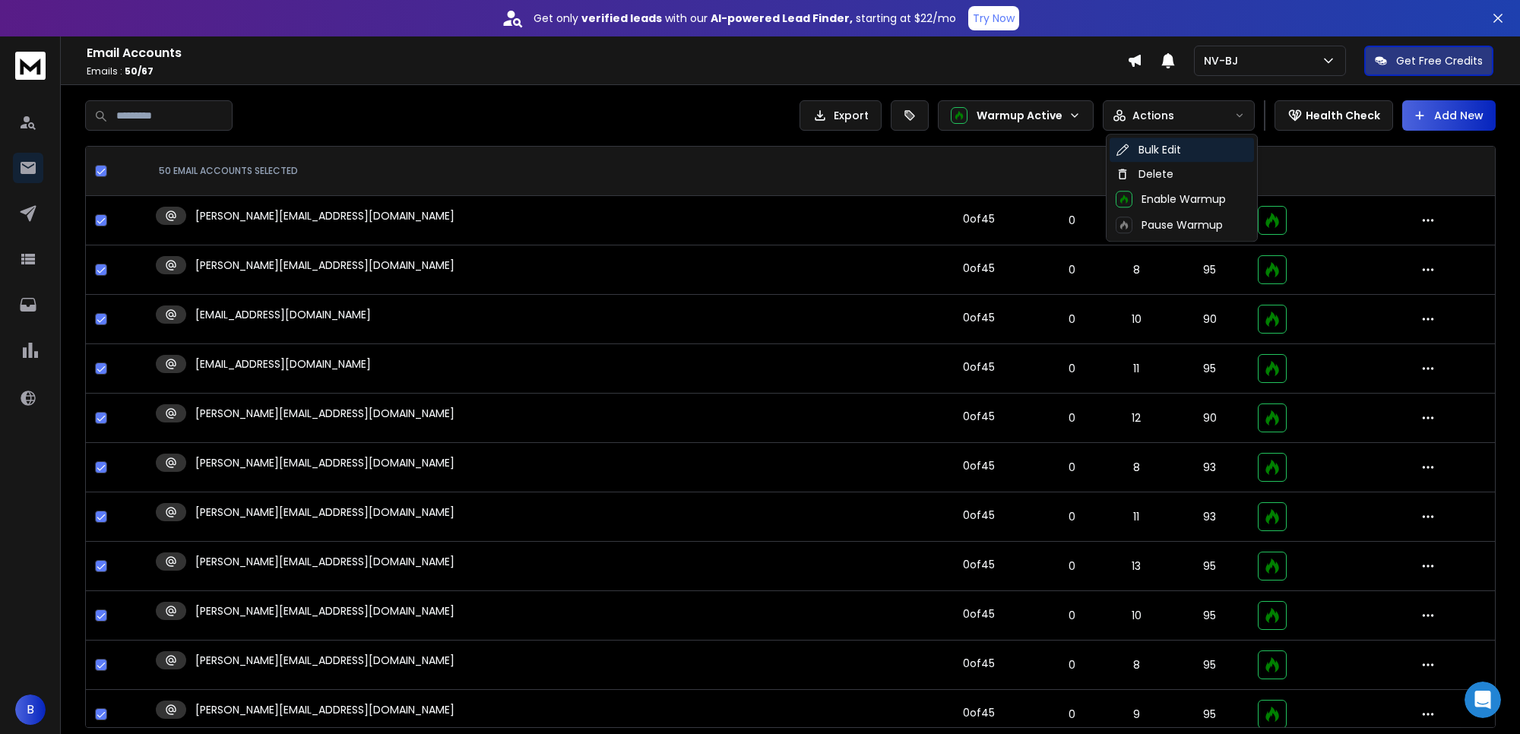
click at [1179, 142] on div "Bulk Edit" at bounding box center [1148, 149] width 65 height 15
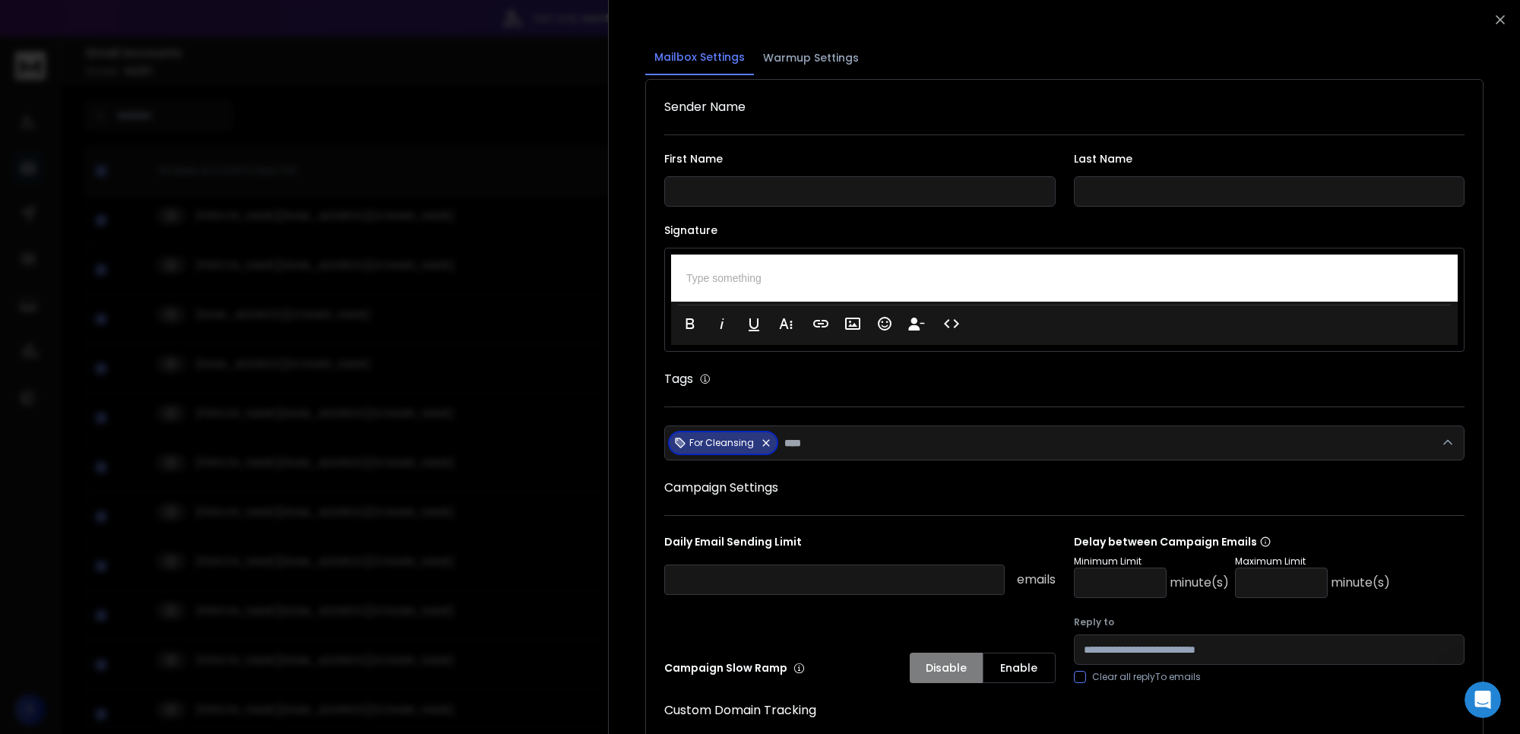
click at [814, 576] on input "number" at bounding box center [834, 580] width 340 height 30
type input "**"
click at [1093, 586] on input "number" at bounding box center [1120, 583] width 93 height 30
click at [1269, 590] on input "number" at bounding box center [1281, 583] width 93 height 30
type input "*"
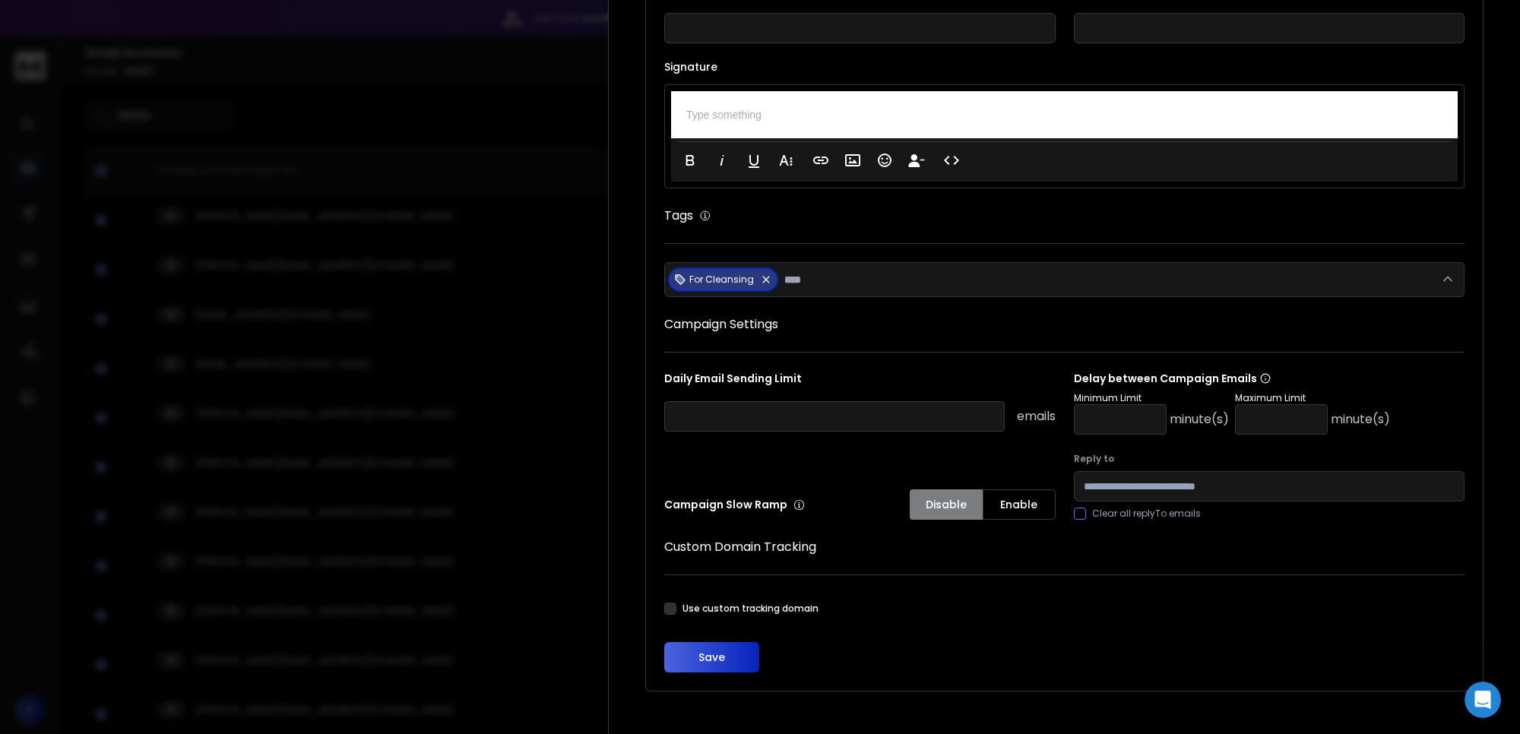
type input "**"
click at [1106, 420] on input "*" at bounding box center [1120, 419] width 93 height 30
type input "*"
click at [705, 650] on button "Save" at bounding box center [711, 657] width 95 height 30
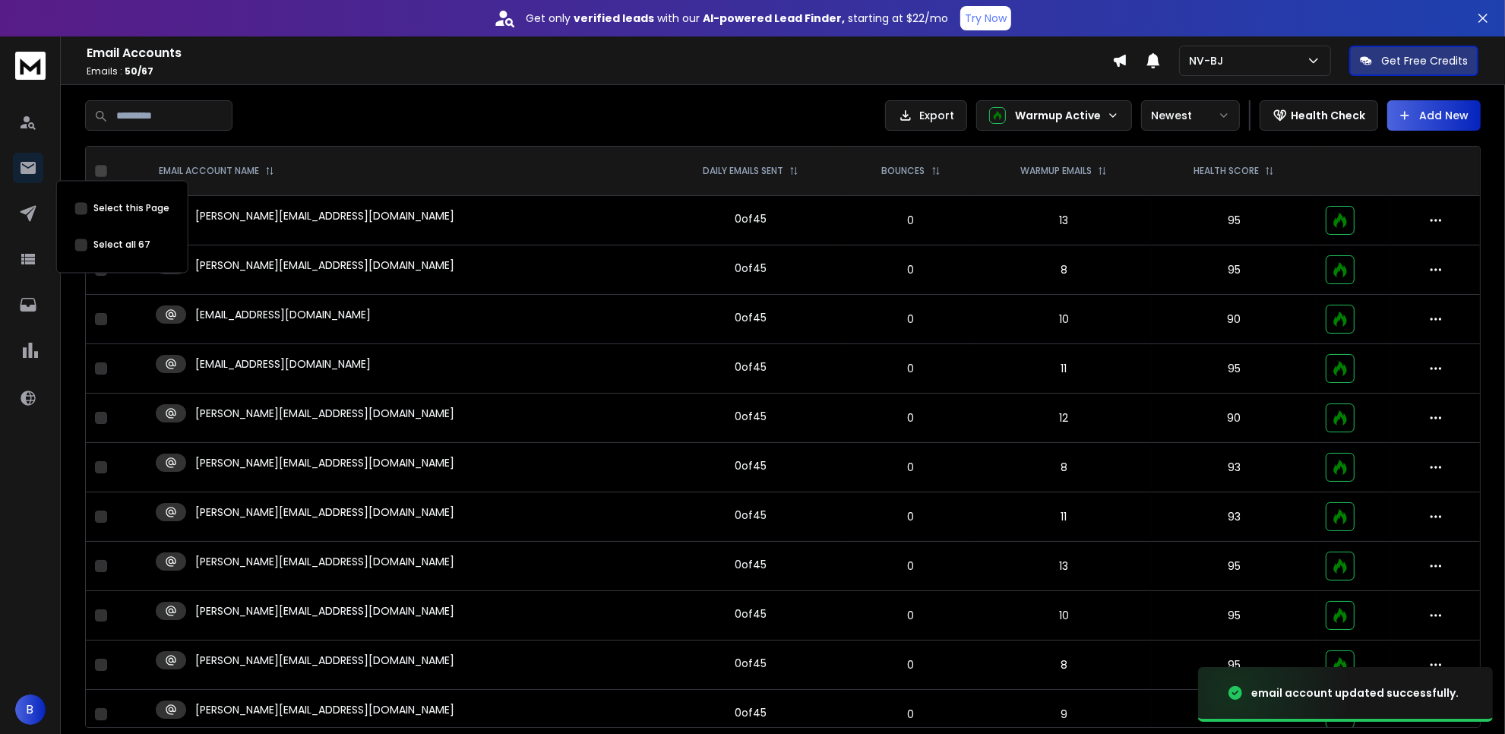
click at [104, 165] on button "Select this Page" at bounding box center [101, 171] width 12 height 12
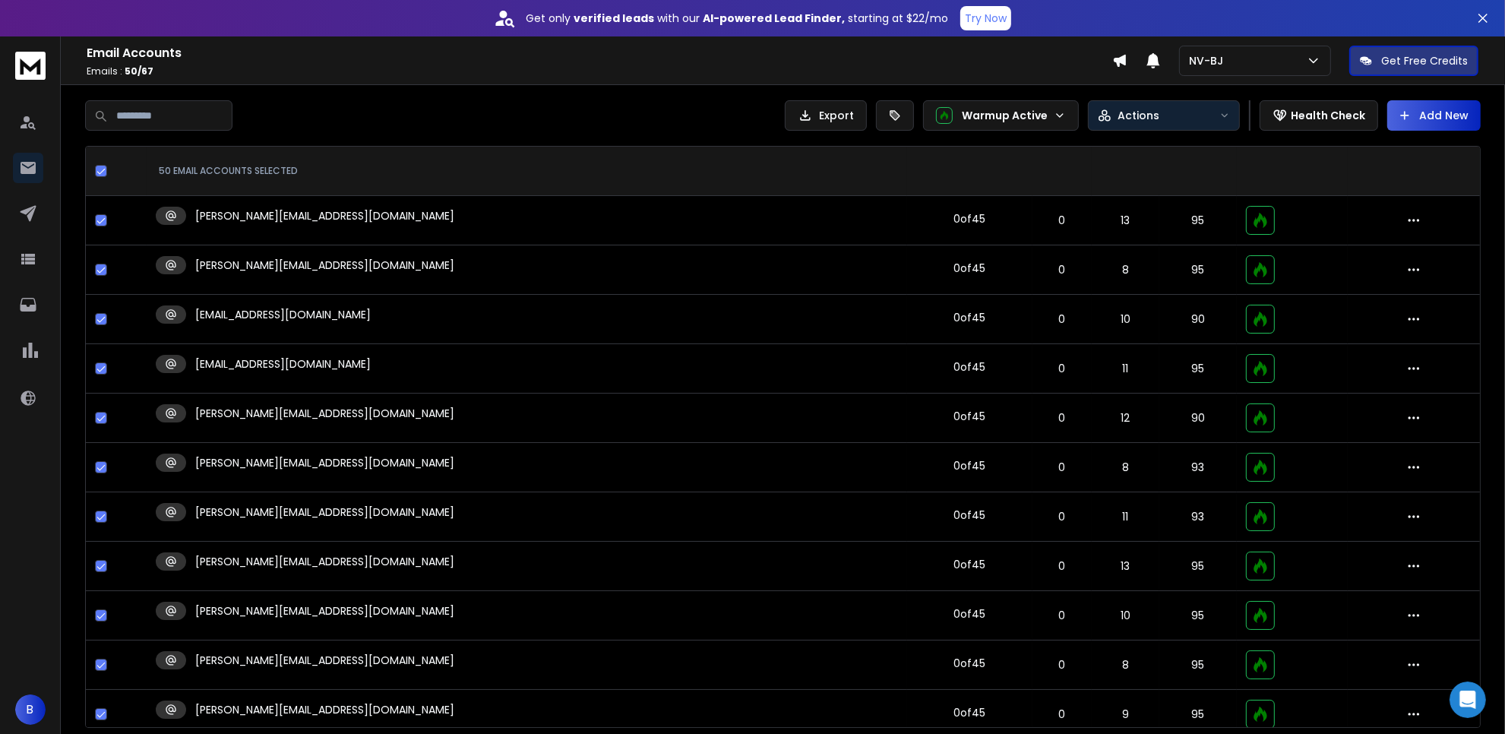
click at [1183, 114] on div "Actions" at bounding box center [1156, 115] width 116 height 15
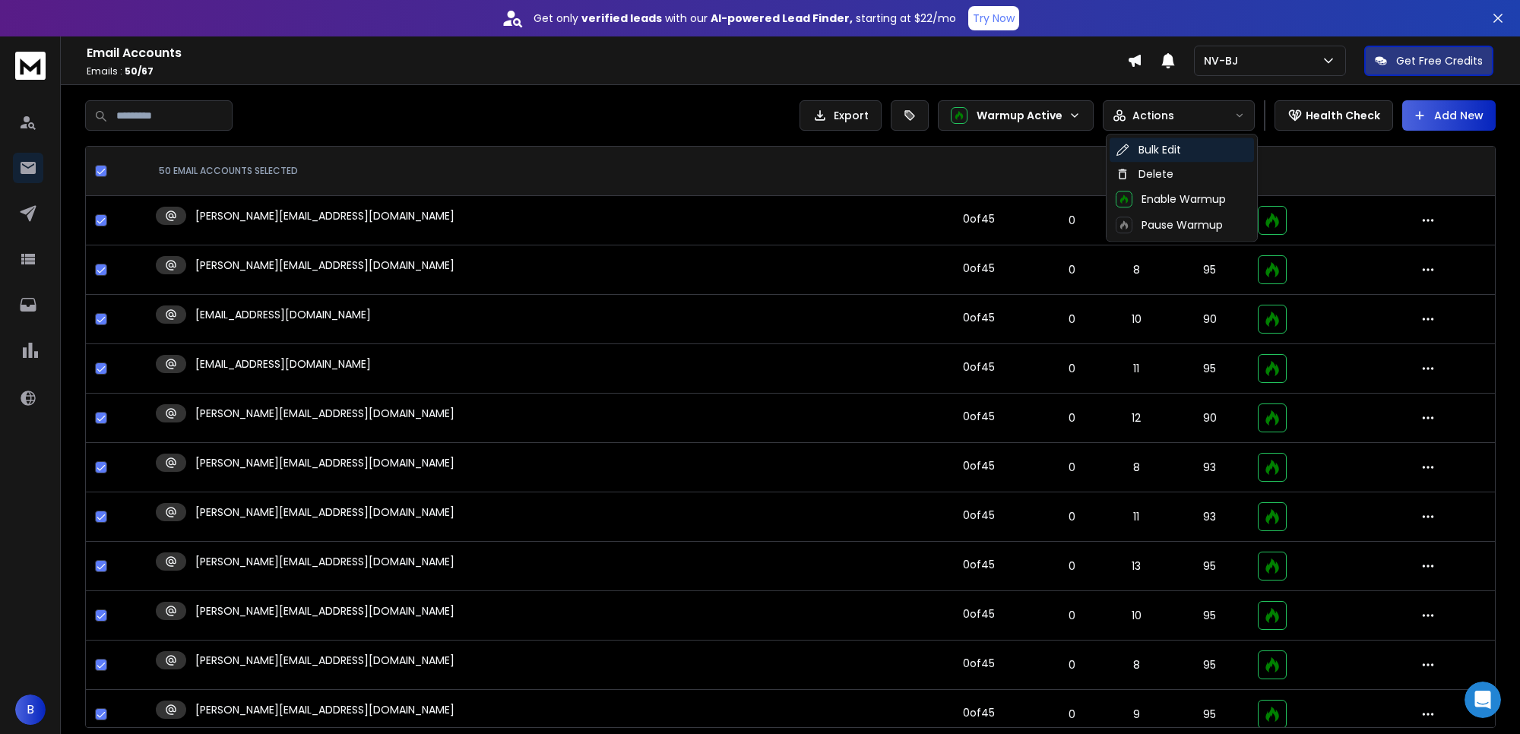
click at [1164, 154] on div "Bulk Edit" at bounding box center [1148, 149] width 65 height 15
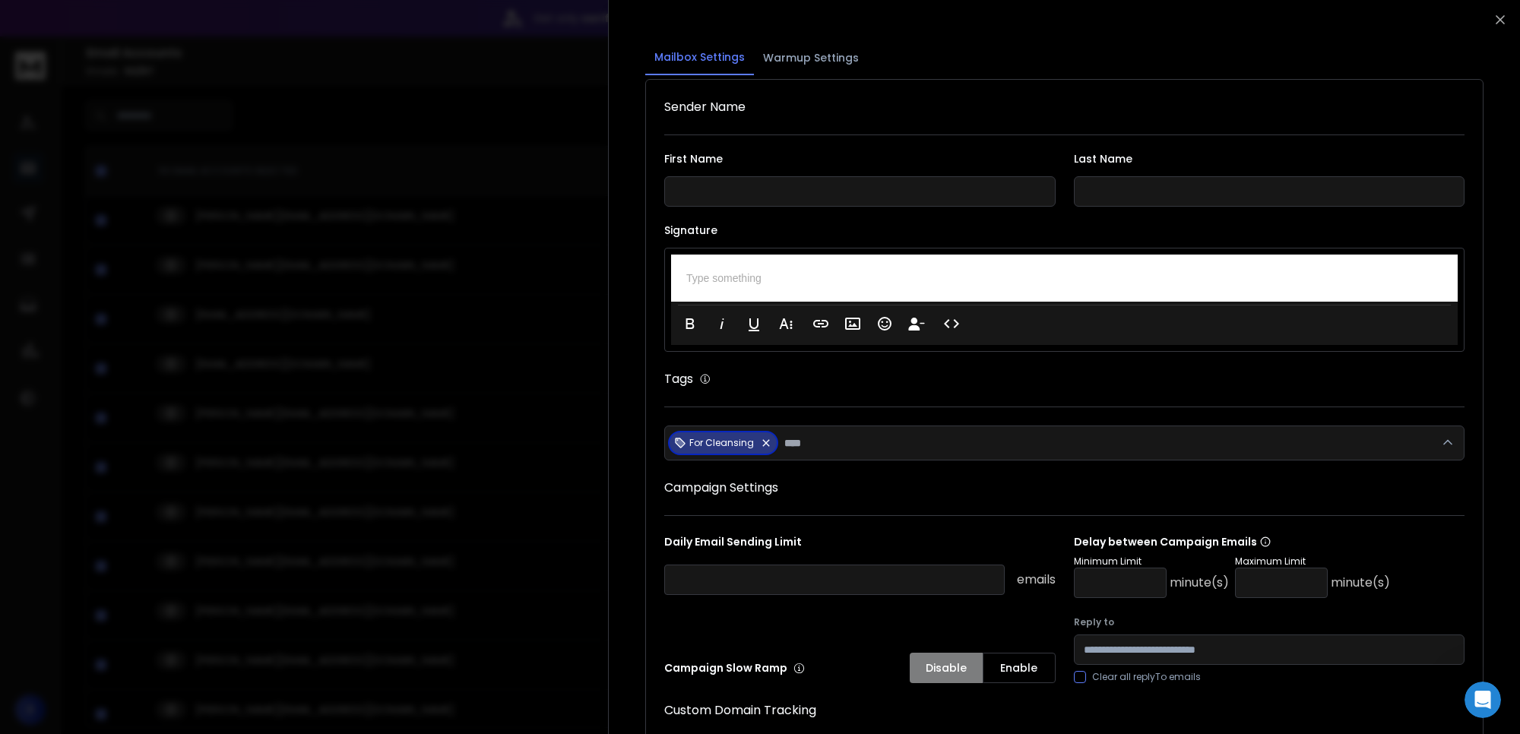
click at [761, 441] on icon at bounding box center [766, 443] width 12 height 12
click at [787, 447] on input at bounding box center [727, 442] width 119 height 27
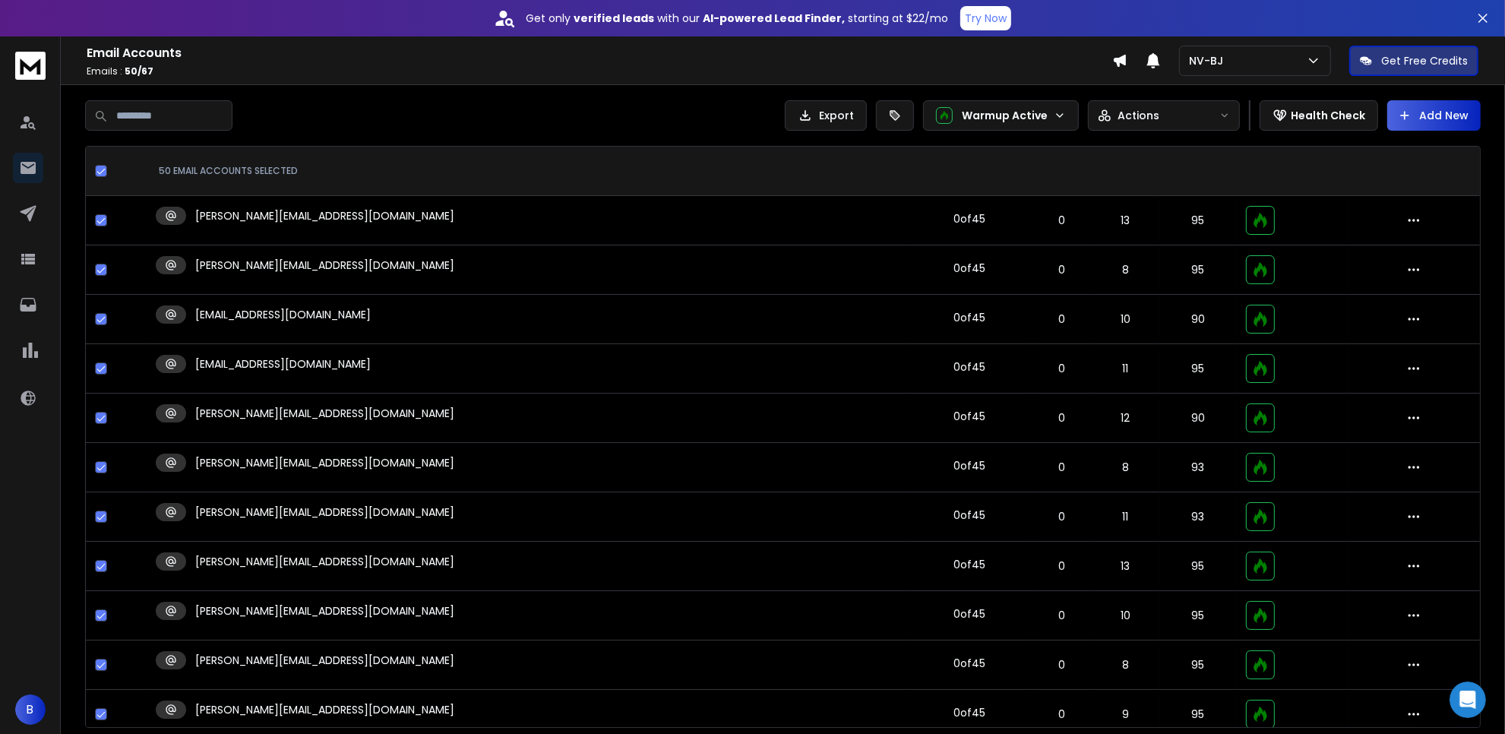
click at [373, 135] on div "Export Warmup Active Actions Health Check Add New 50 EMAIL ACCOUNTS SELECTED al…" at bounding box center [783, 414] width 1396 height 628
click at [343, 105] on div at bounding box center [430, 115] width 691 height 30
click at [97, 168] on button "Select this Page" at bounding box center [101, 171] width 12 height 12
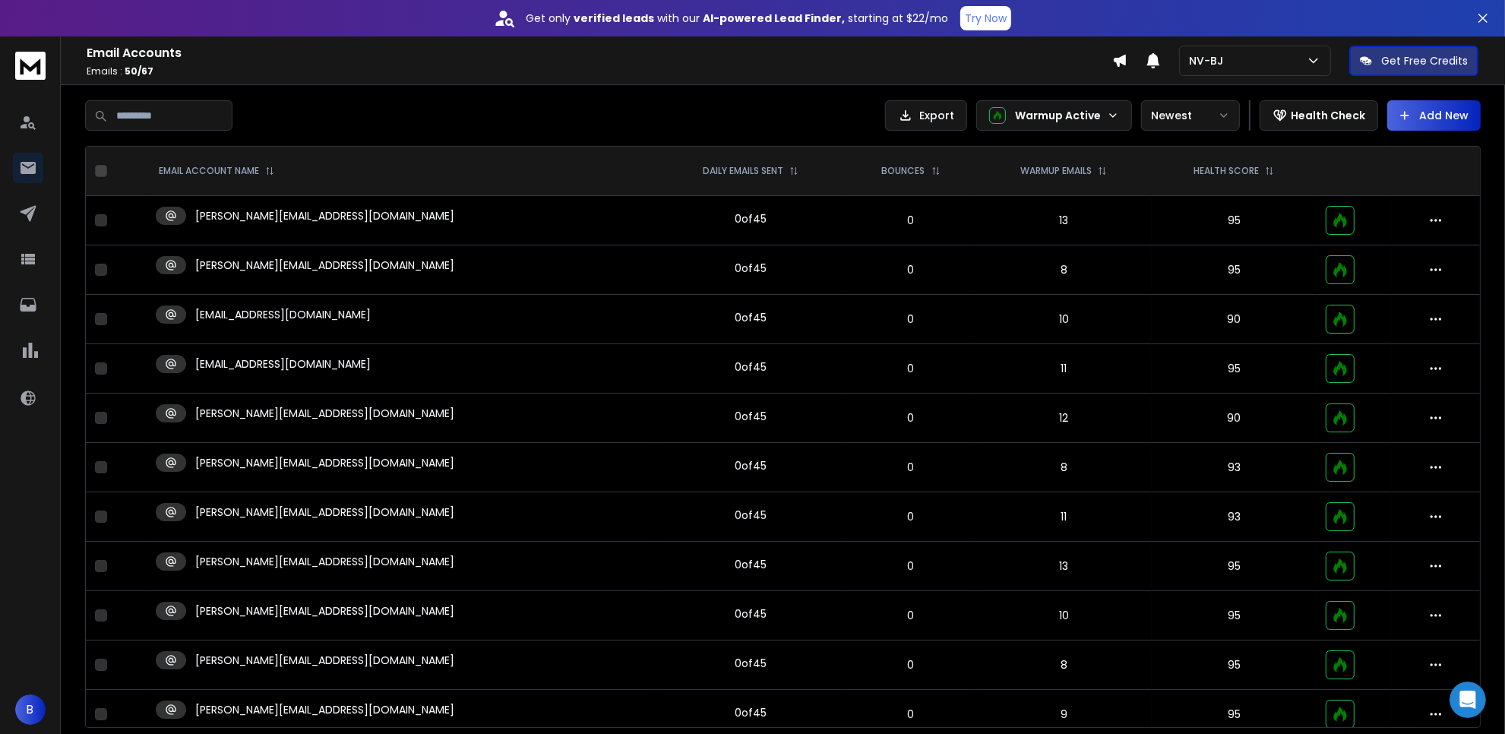
click at [353, 129] on div at bounding box center [480, 115] width 791 height 30
click at [252, 217] on p "allan@advertising.pulsereach.site" at bounding box center [324, 215] width 259 height 15
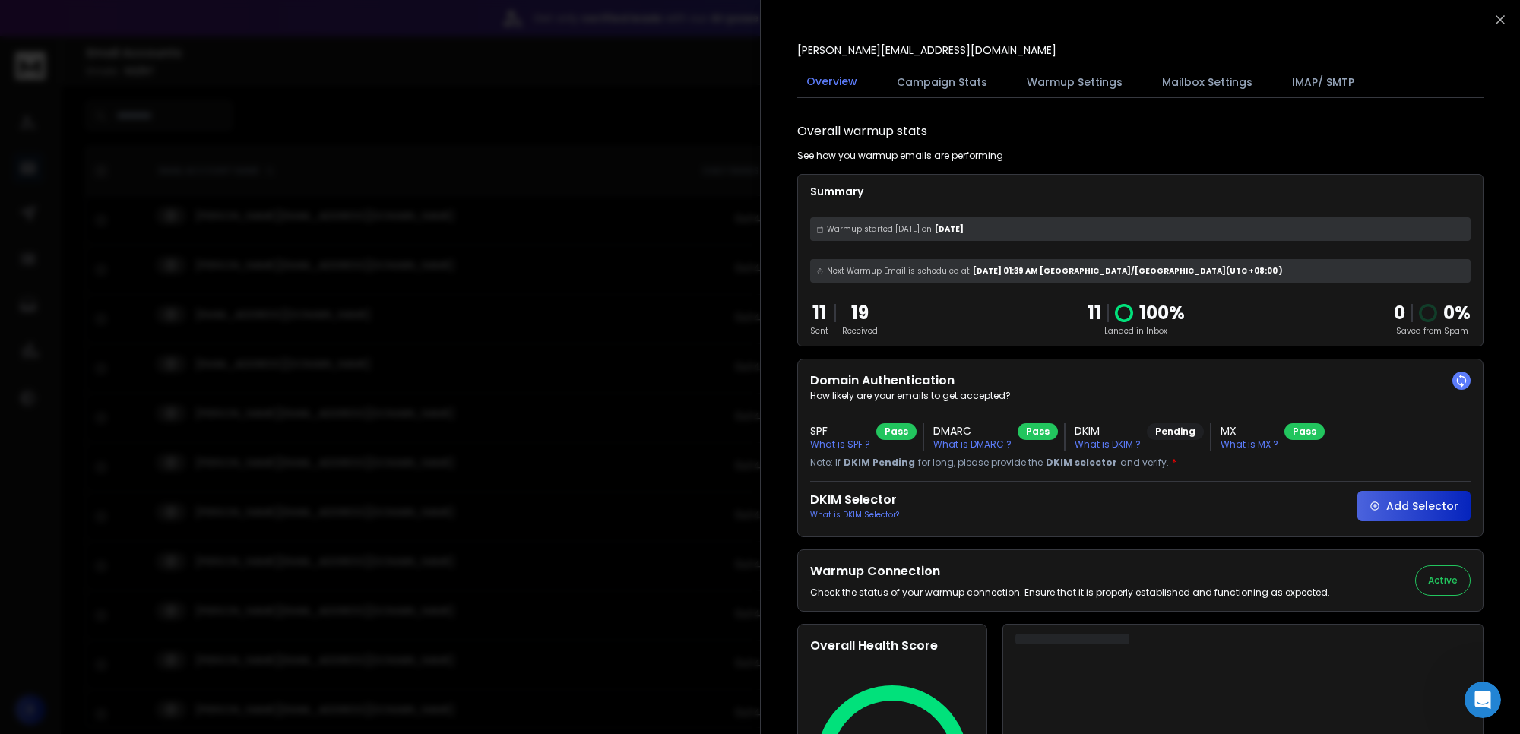
click at [1047, 69] on button "Warmup Settings" at bounding box center [1075, 81] width 114 height 33
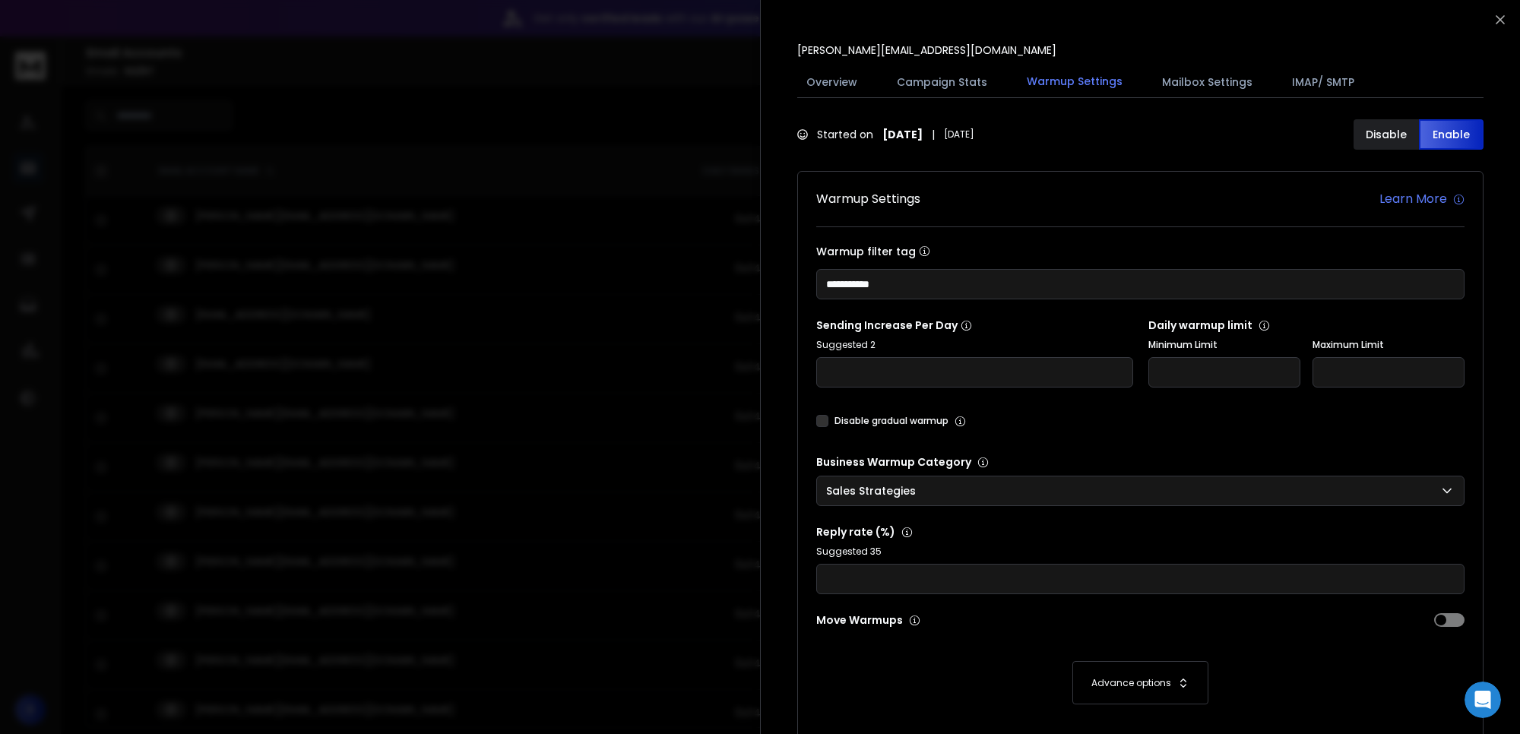
click at [1008, 366] on input "*" at bounding box center [974, 372] width 317 height 30
click at [1197, 77] on button "Mailbox Settings" at bounding box center [1207, 81] width 109 height 33
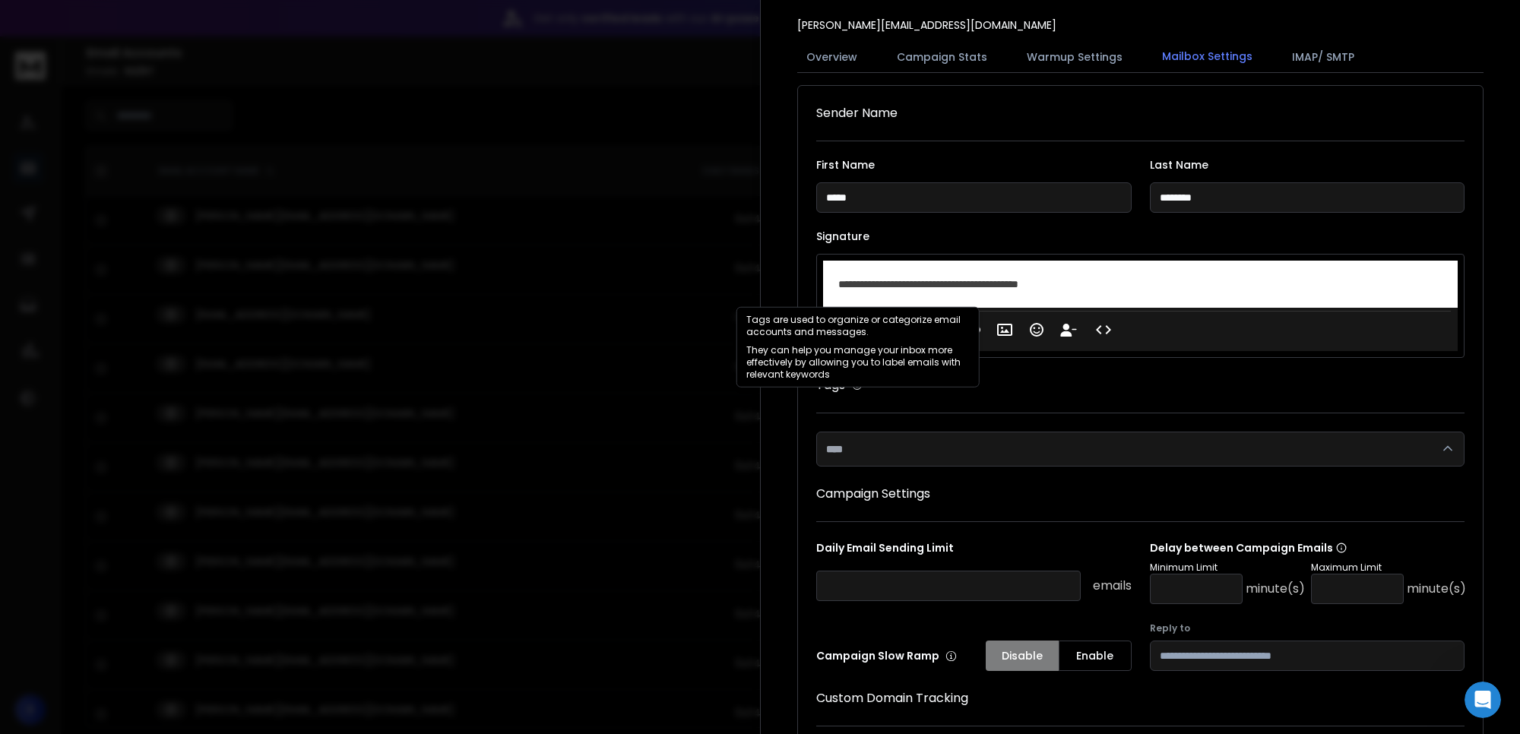
scroll to position [0, 0]
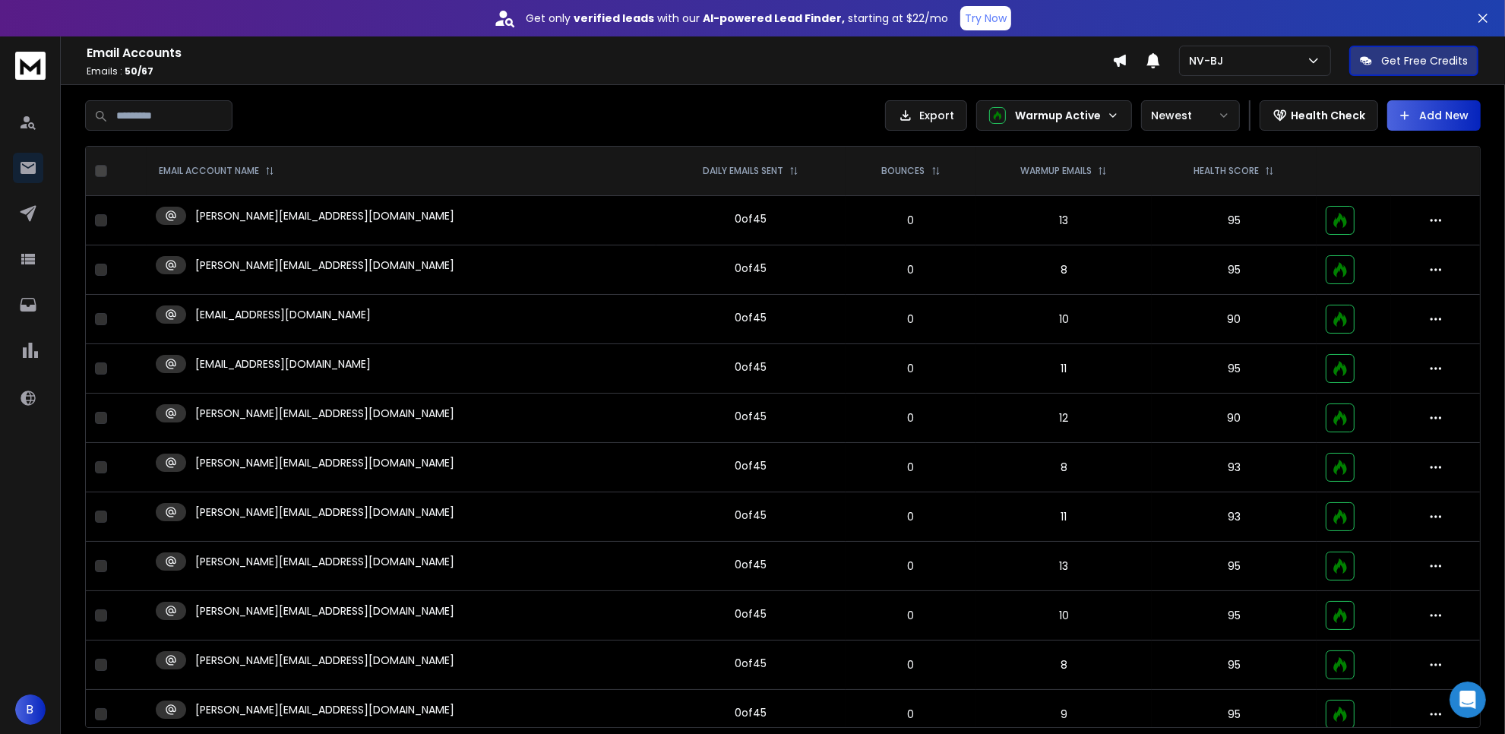
click at [340, 259] on p "harry@advertising.pulsereach.site" at bounding box center [324, 265] width 259 height 15
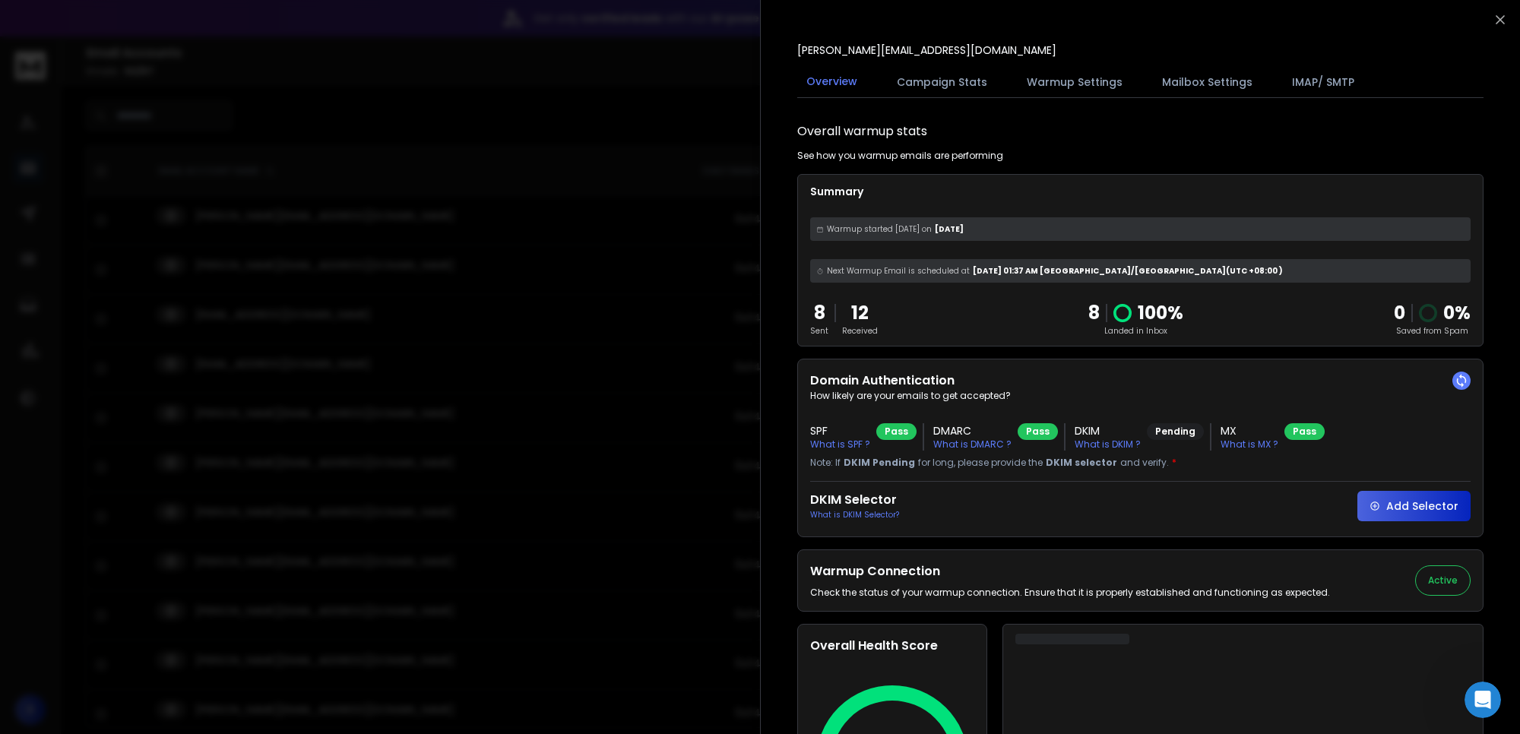
click at [1210, 71] on button "Mailbox Settings" at bounding box center [1207, 81] width 109 height 33
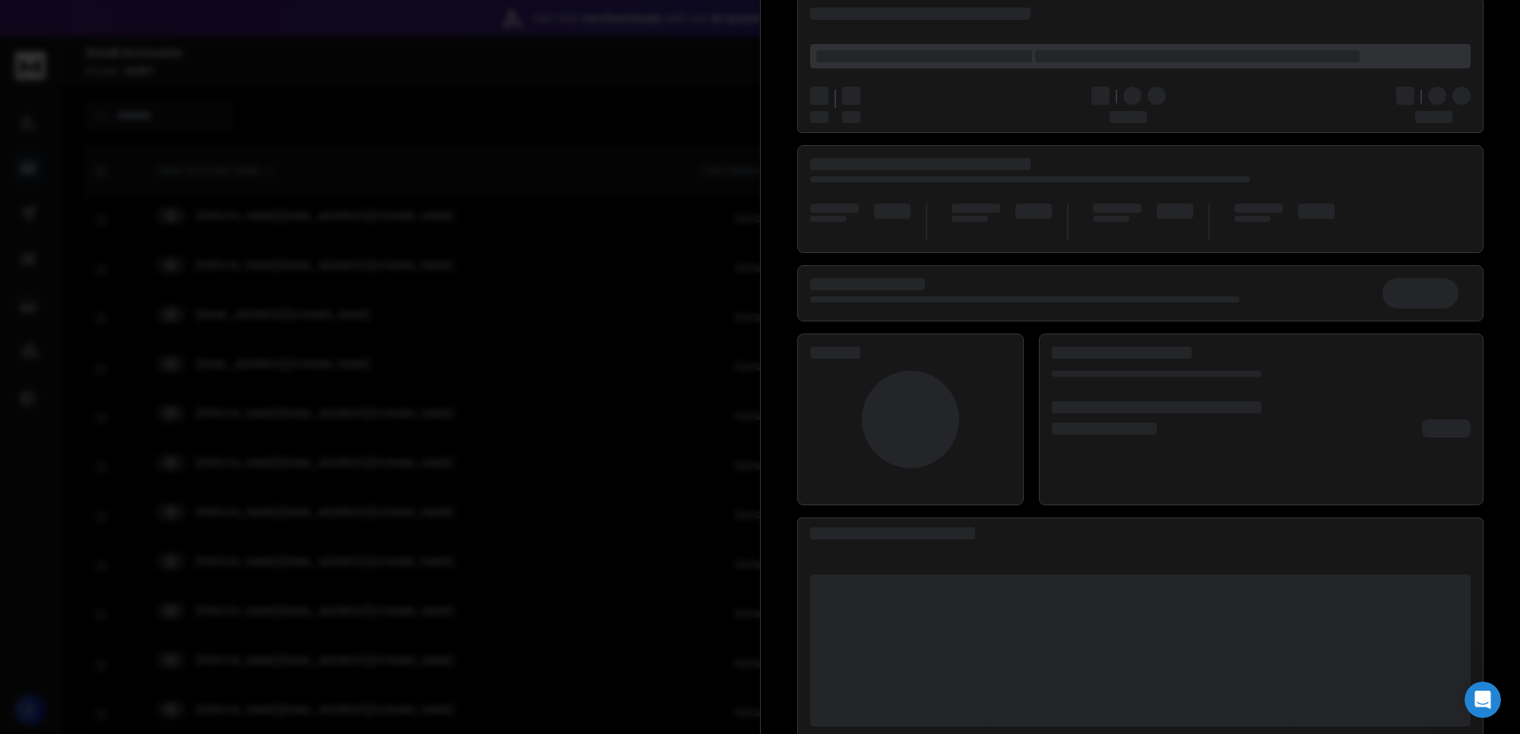
scroll to position [57, 0]
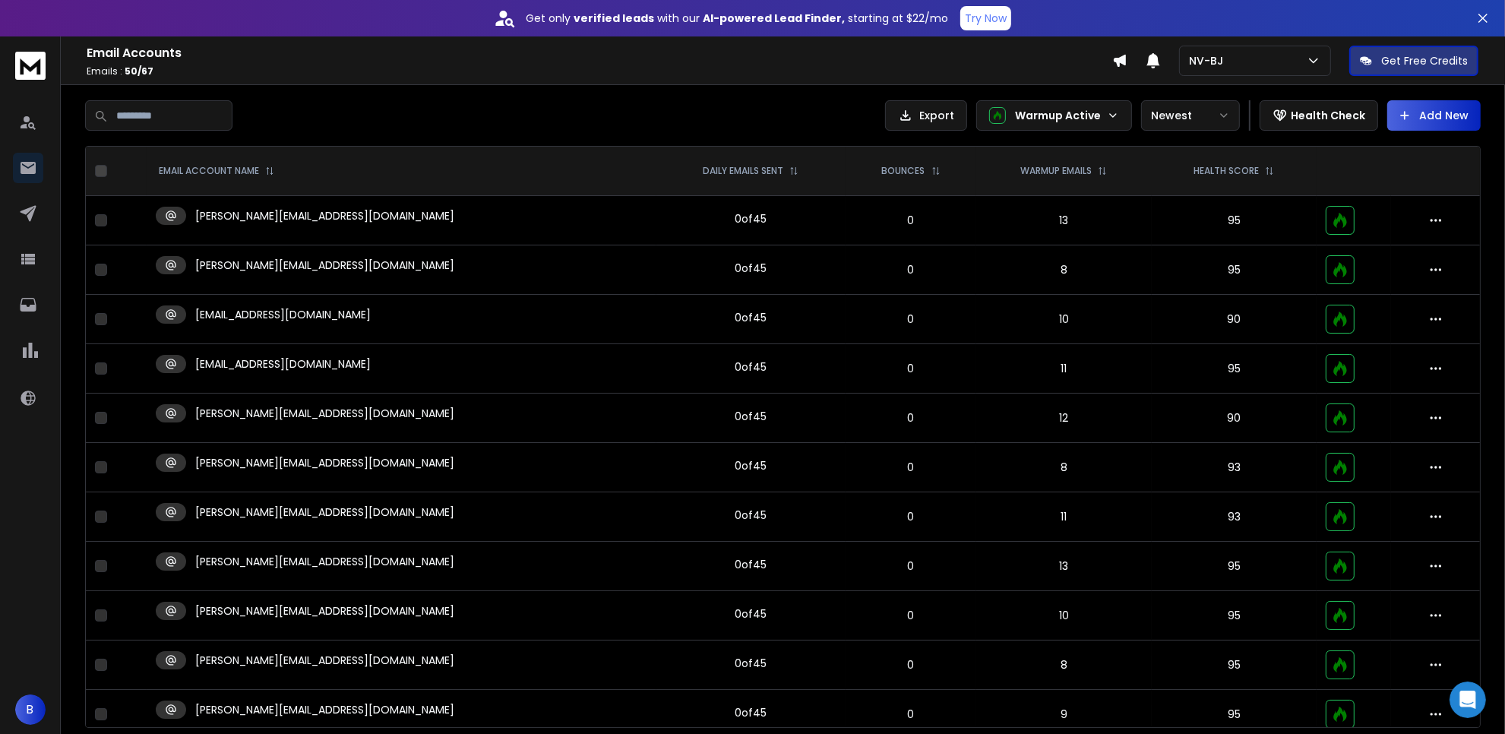
click at [305, 312] on p "alex@advertising.pulsereach.site" at bounding box center [283, 314] width 176 height 15
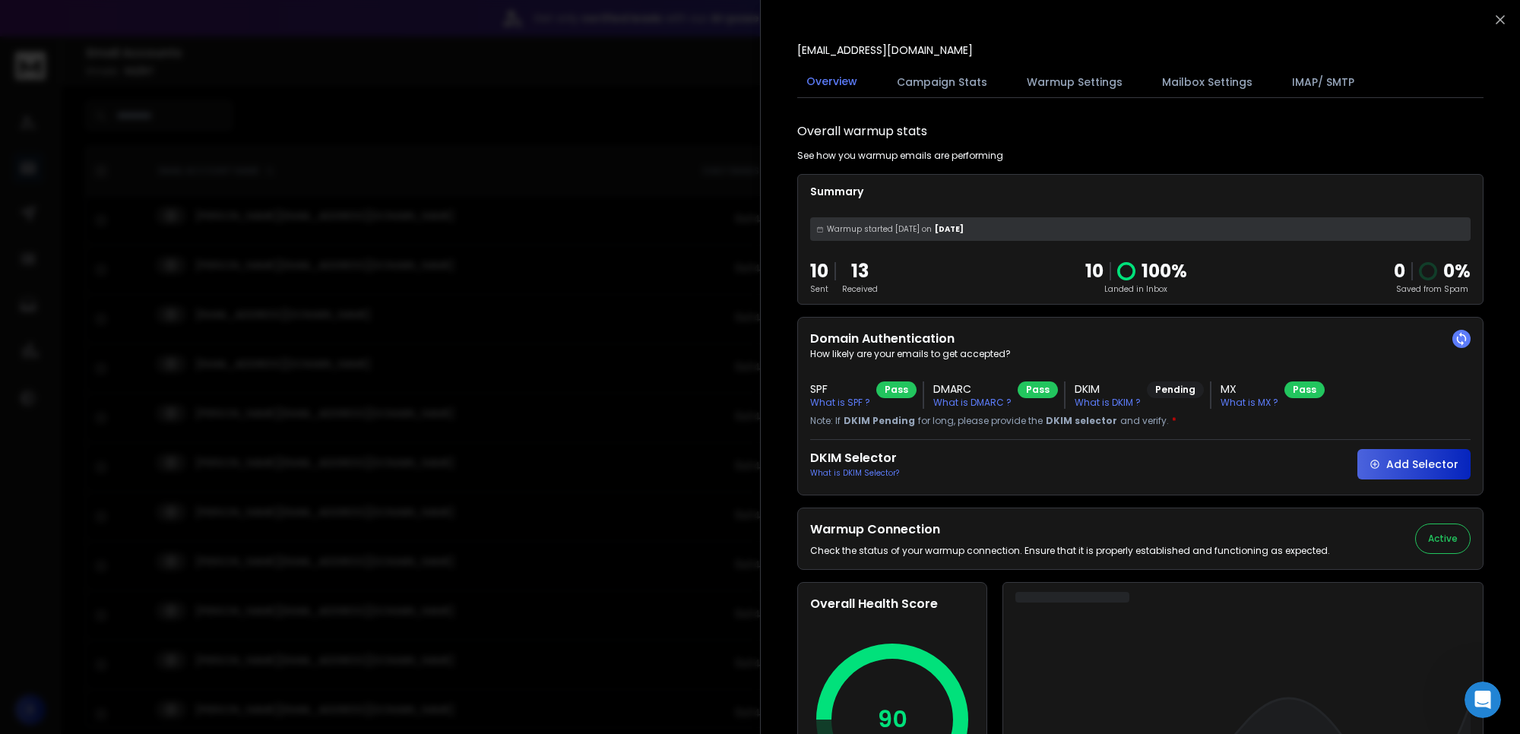
click at [1157, 63] on div "alex@advertising.pulsereach.site Overview Campaign Stats Warmup Settings Mailbo…" at bounding box center [1140, 635] width 723 height 1235
click at [1185, 72] on button "Mailbox Settings" at bounding box center [1207, 81] width 109 height 33
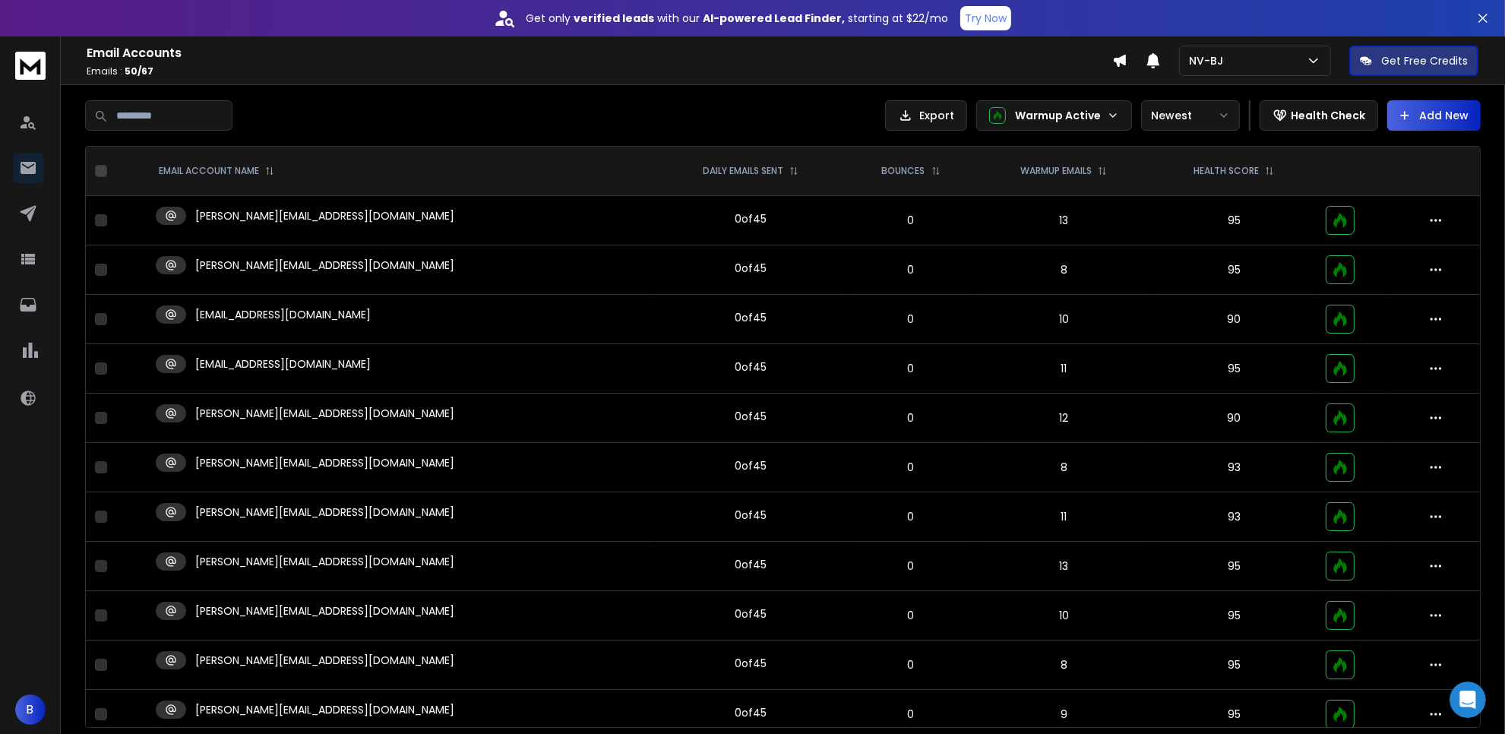
click at [312, 357] on p "alec@advertising.pulsereach.site" at bounding box center [283, 363] width 176 height 15
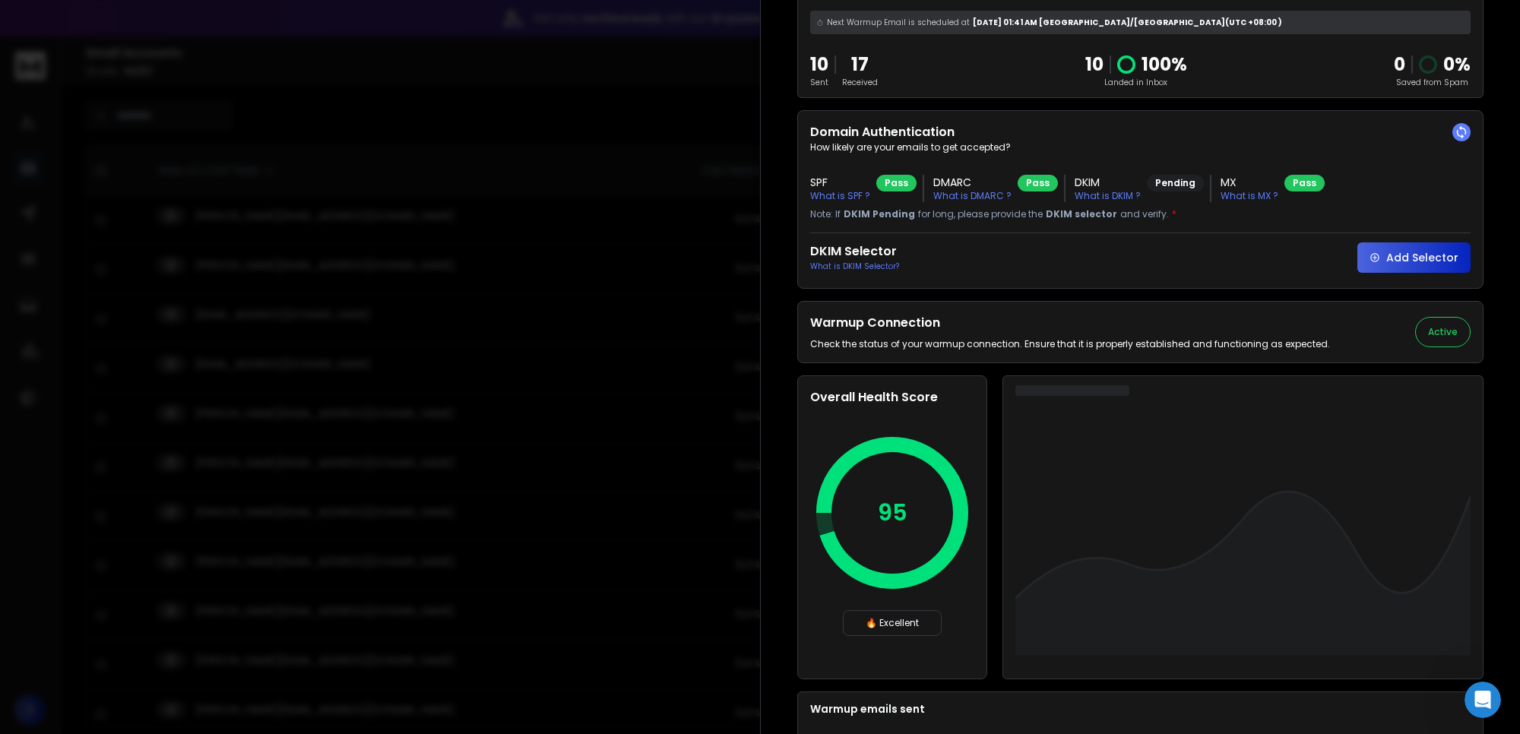
scroll to position [0, 0]
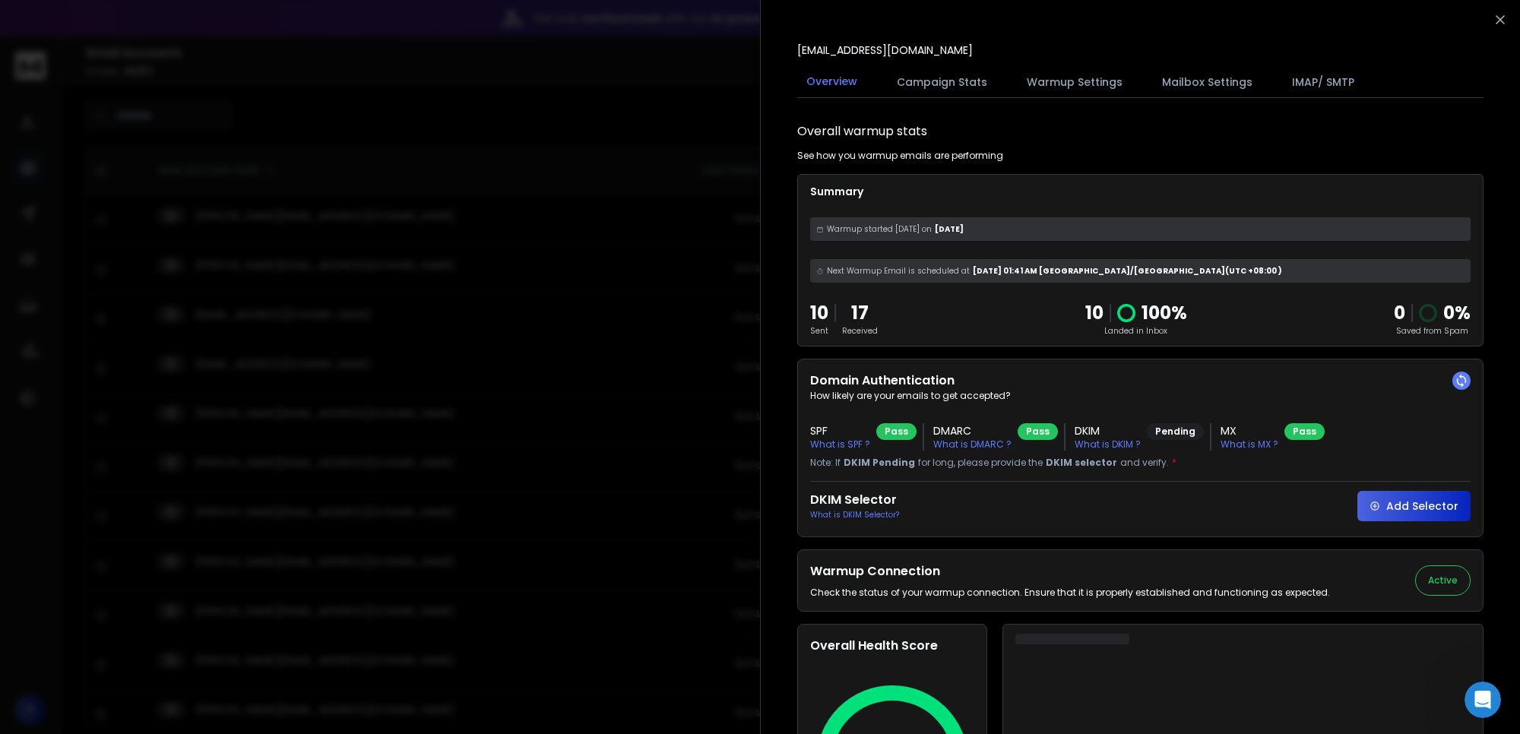
click at [1206, 72] on button "Mailbox Settings" at bounding box center [1207, 81] width 109 height 33
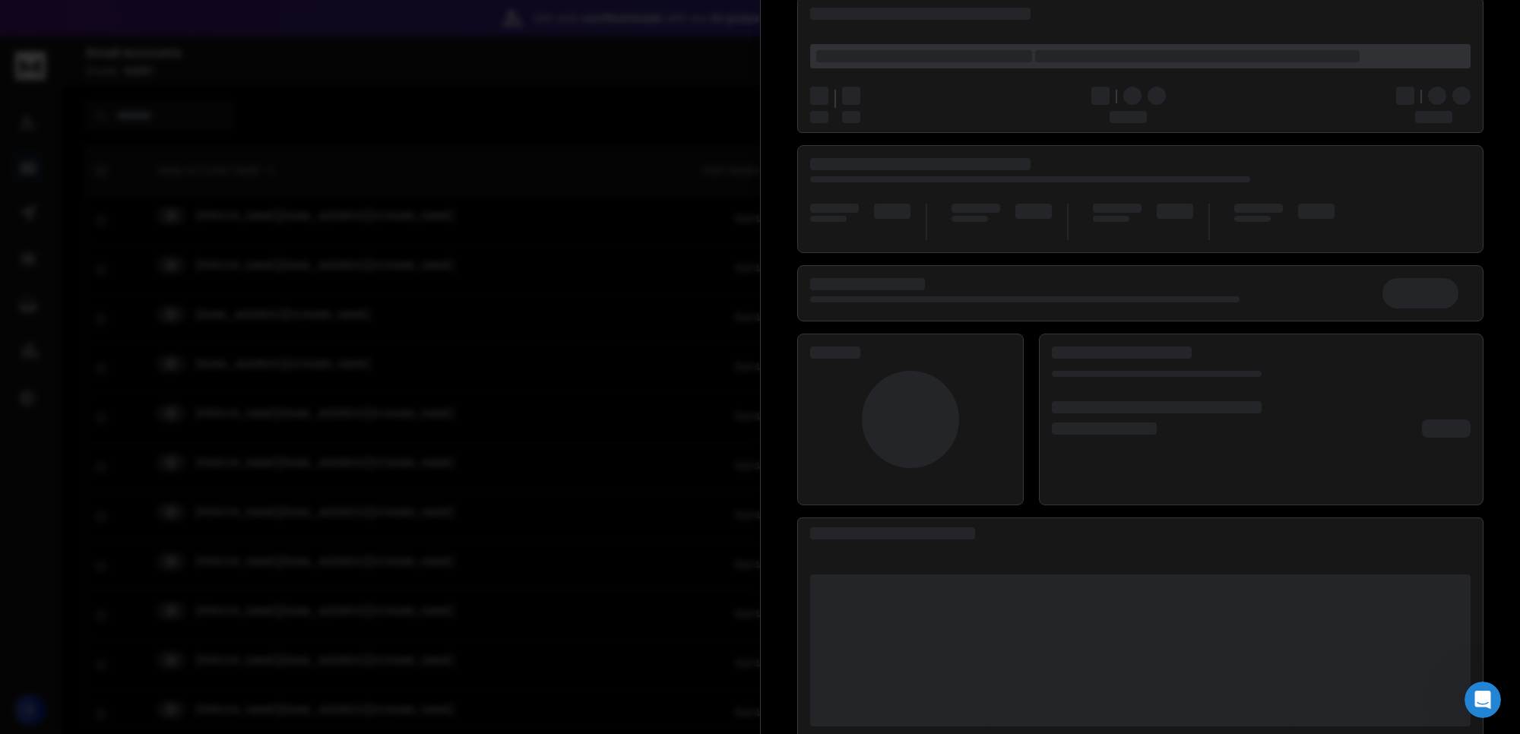
scroll to position [57, 0]
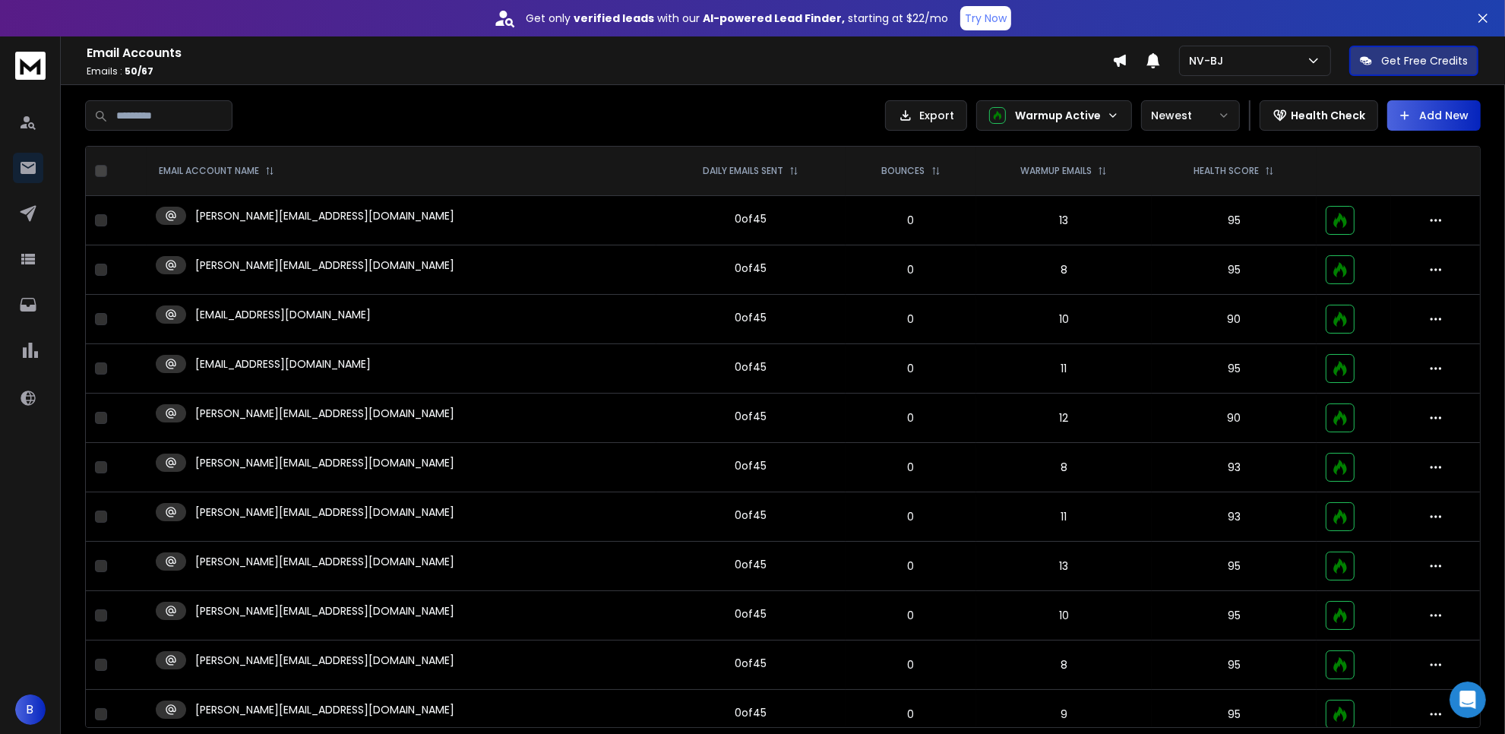
click at [469, 410] on div "barb@advertising.pulsereach.site" at bounding box center [402, 413] width 492 height 18
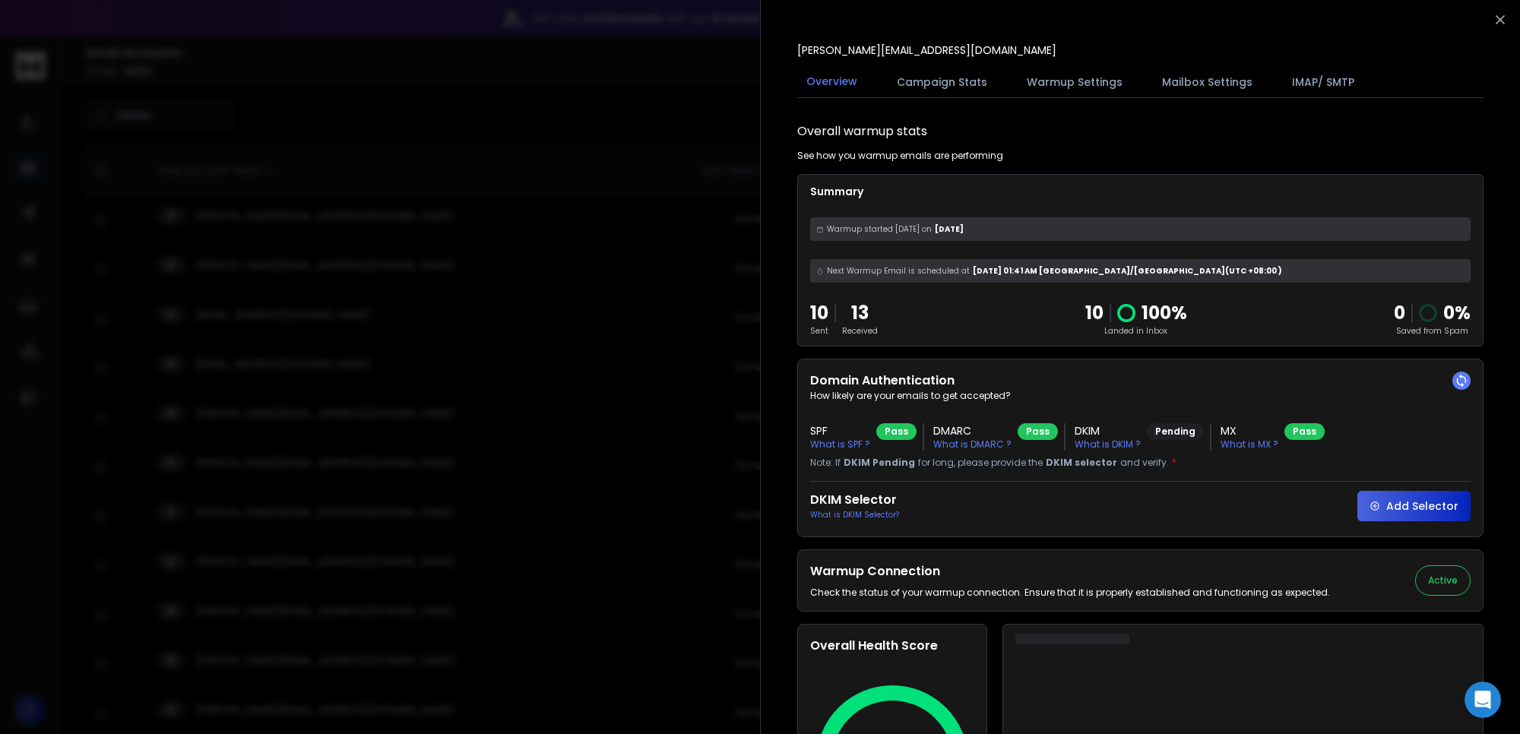
click at [1214, 77] on button "Mailbox Settings" at bounding box center [1207, 81] width 109 height 33
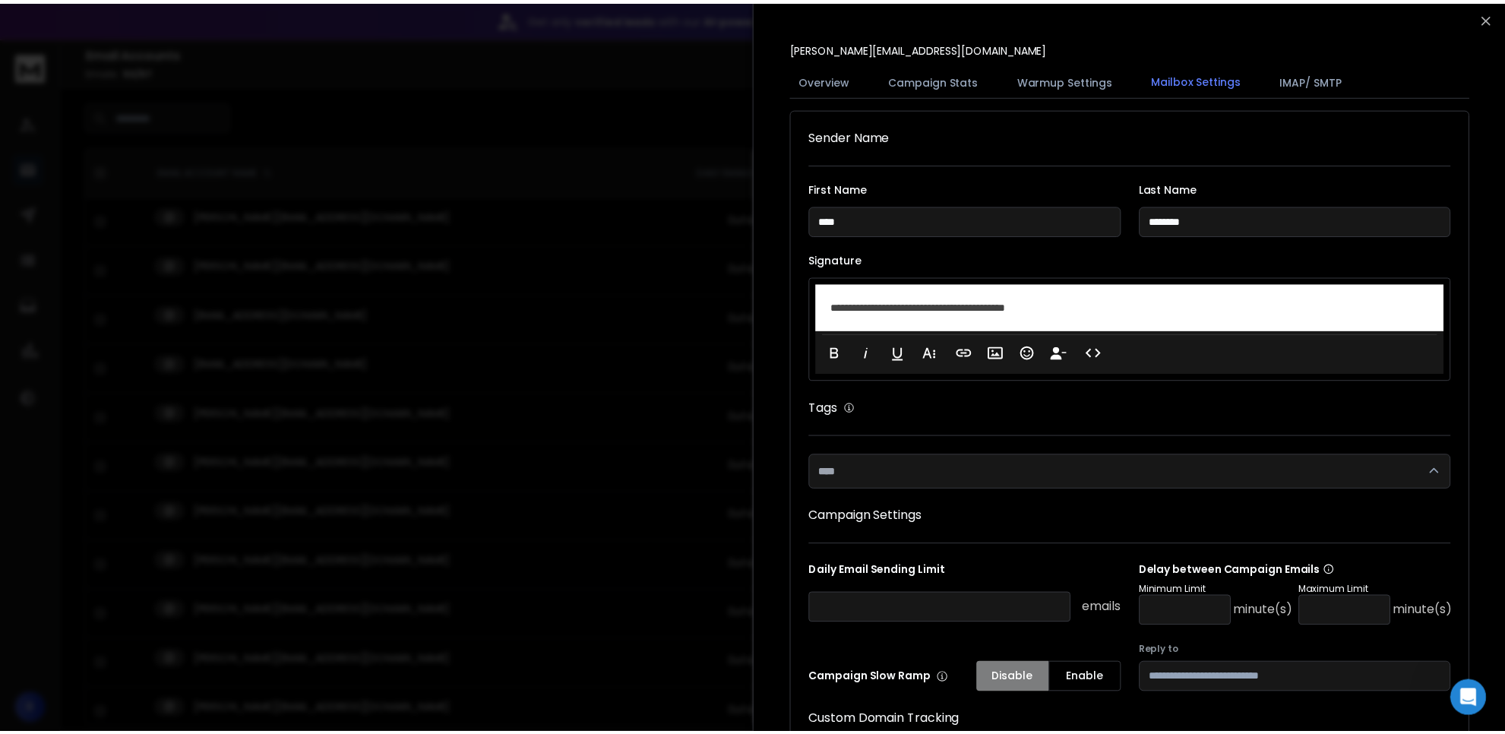
scroll to position [0, 0]
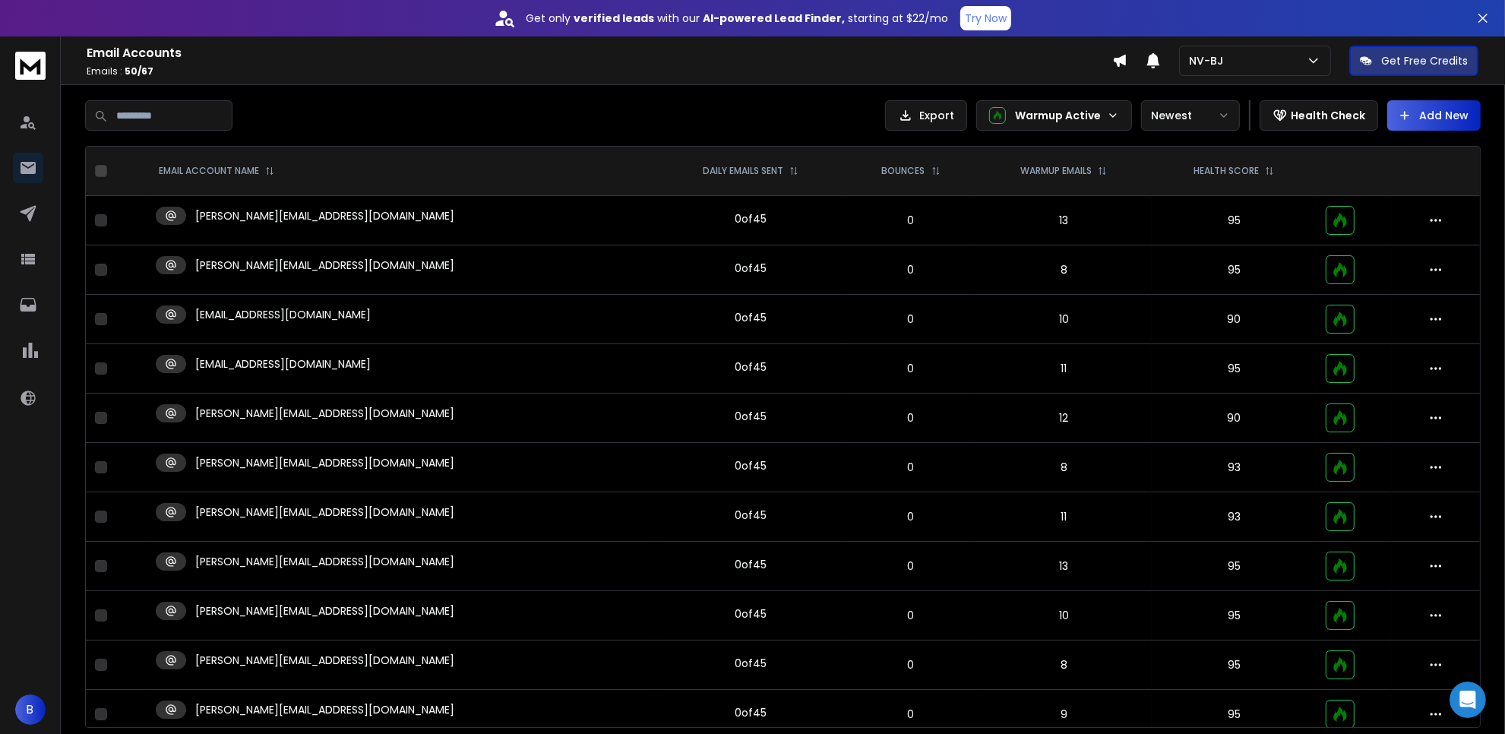
click at [657, 426] on td "0 of 45" at bounding box center [751, 414] width 189 height 40
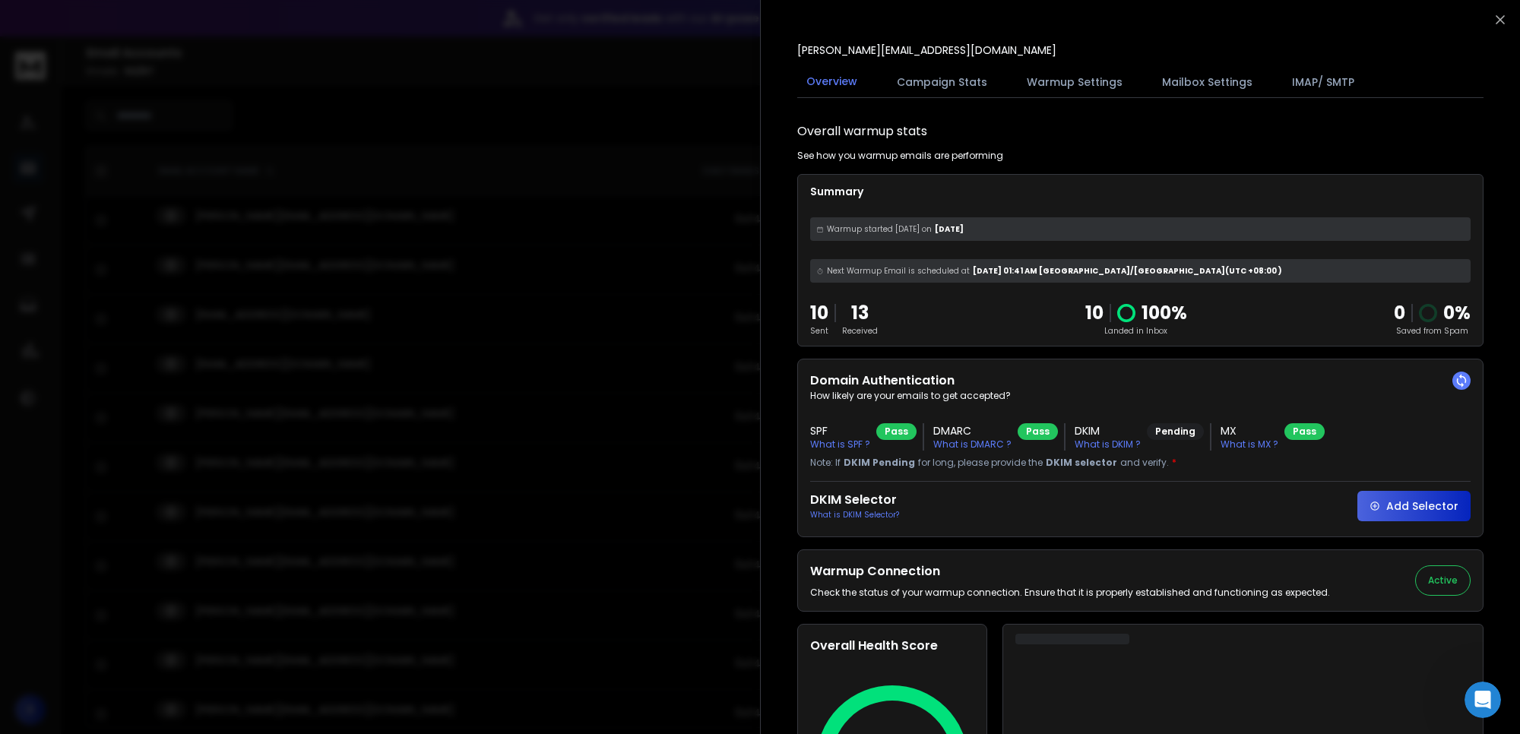
click at [1203, 68] on button "Mailbox Settings" at bounding box center [1207, 81] width 109 height 33
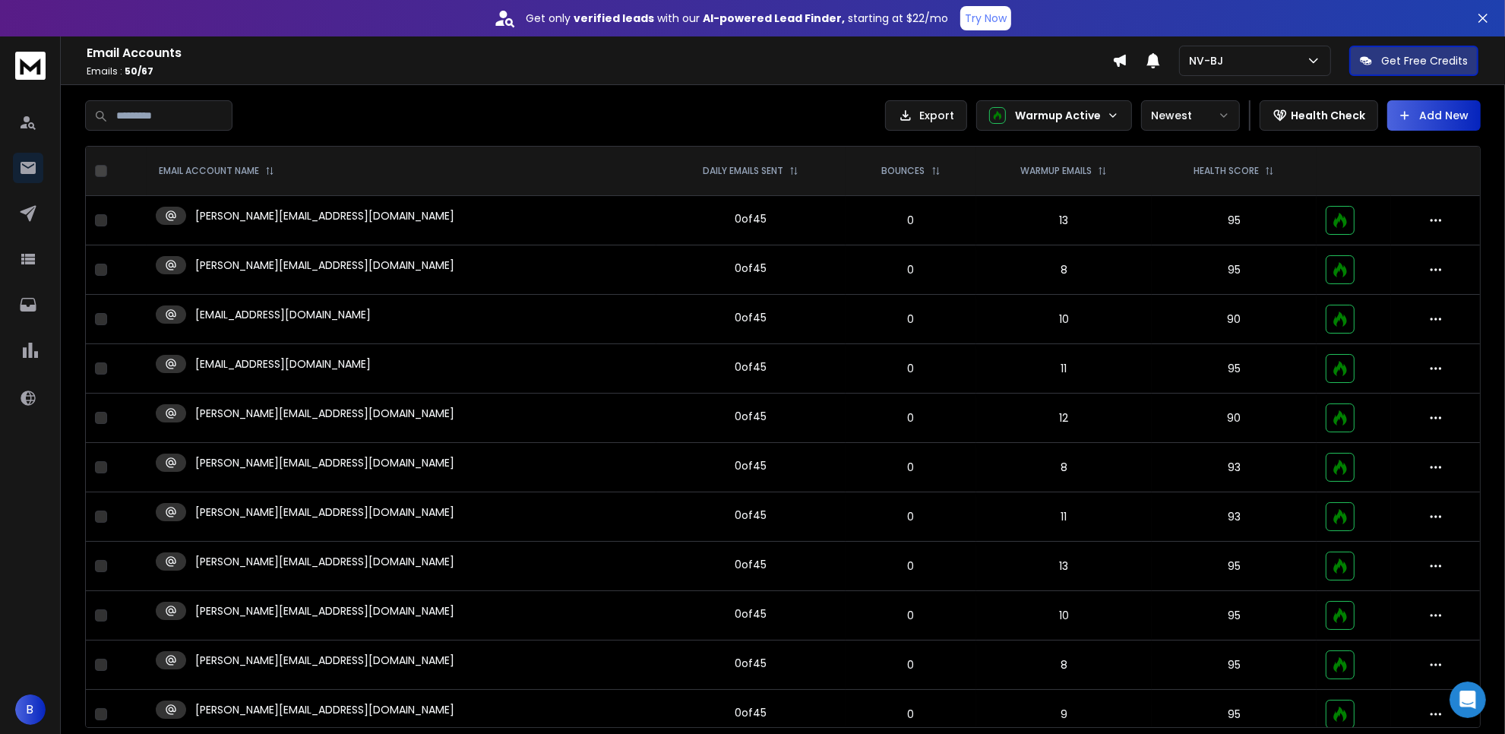
click at [480, 470] on div "peter@advertising.pulsereach.site" at bounding box center [402, 463] width 492 height 18
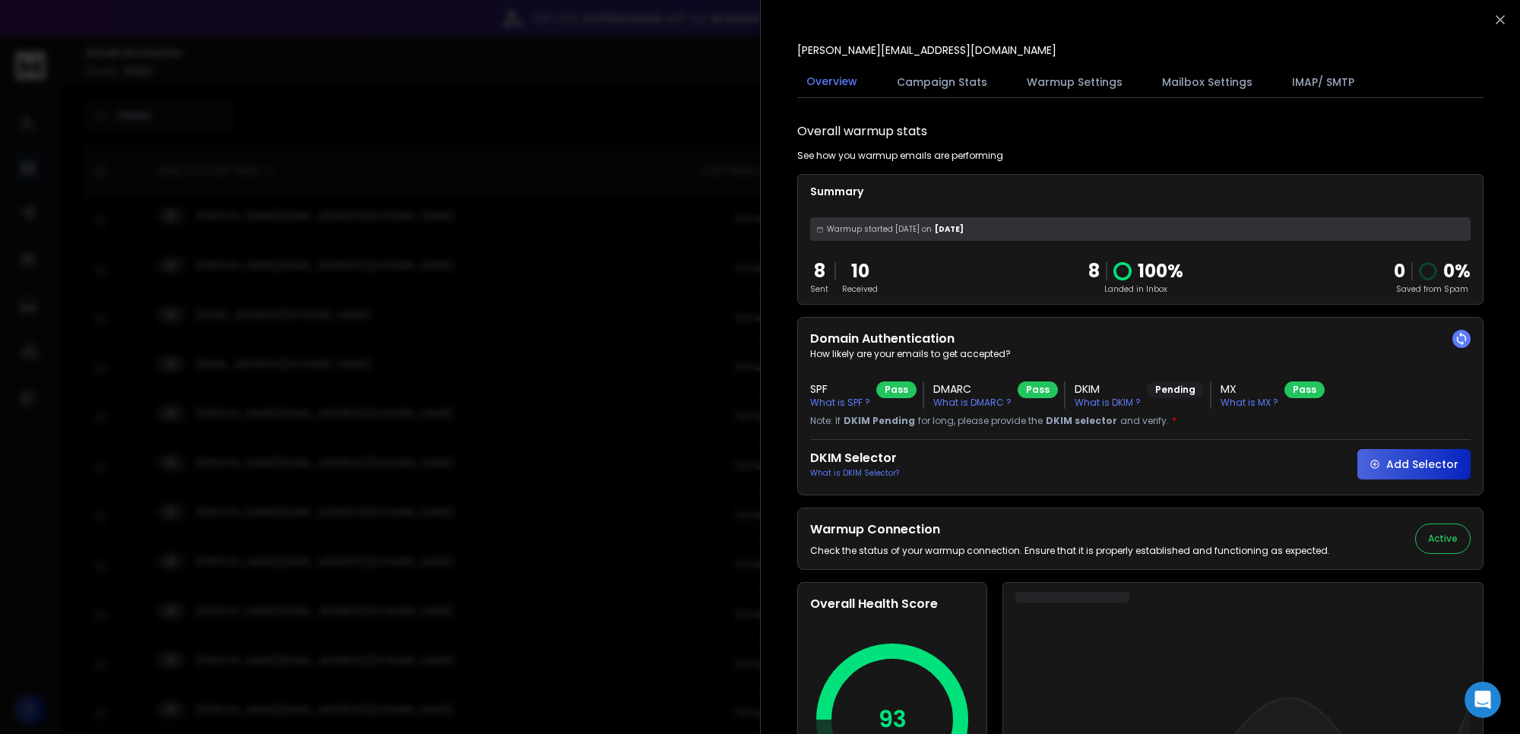
click at [1193, 77] on button "Mailbox Settings" at bounding box center [1207, 81] width 109 height 33
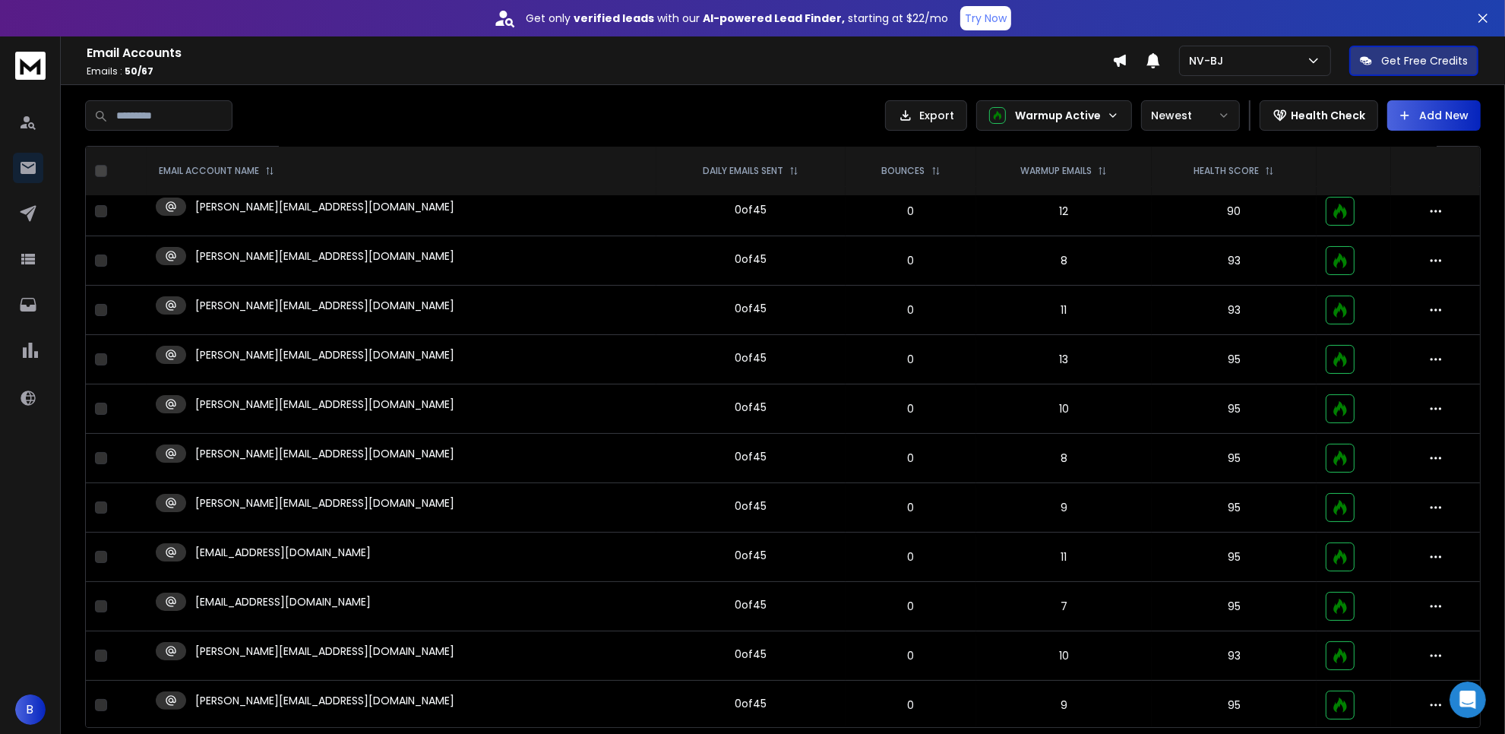
scroll to position [285, 0]
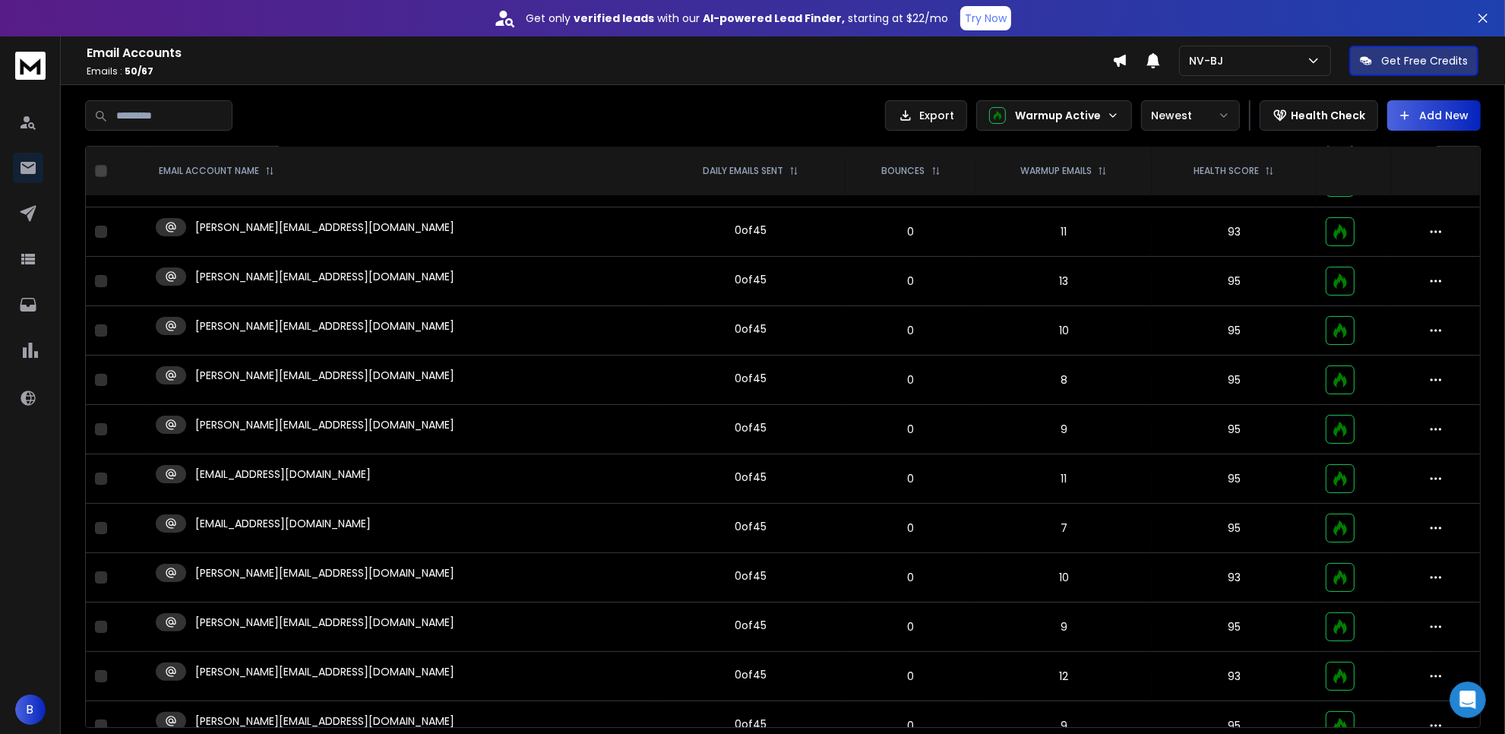
click at [657, 415] on td "0 of 45" at bounding box center [751, 425] width 189 height 40
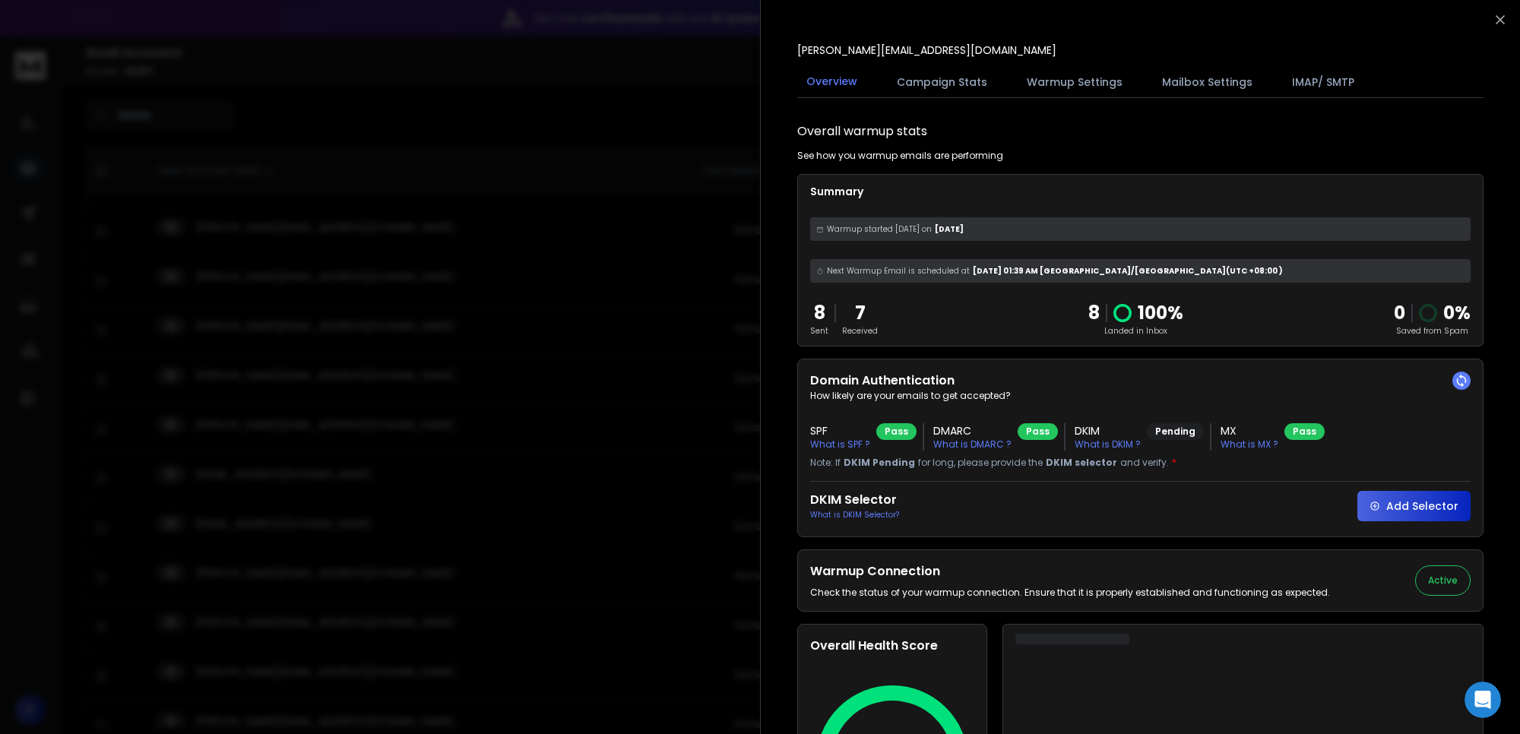
click at [1185, 80] on button "Mailbox Settings" at bounding box center [1207, 81] width 109 height 33
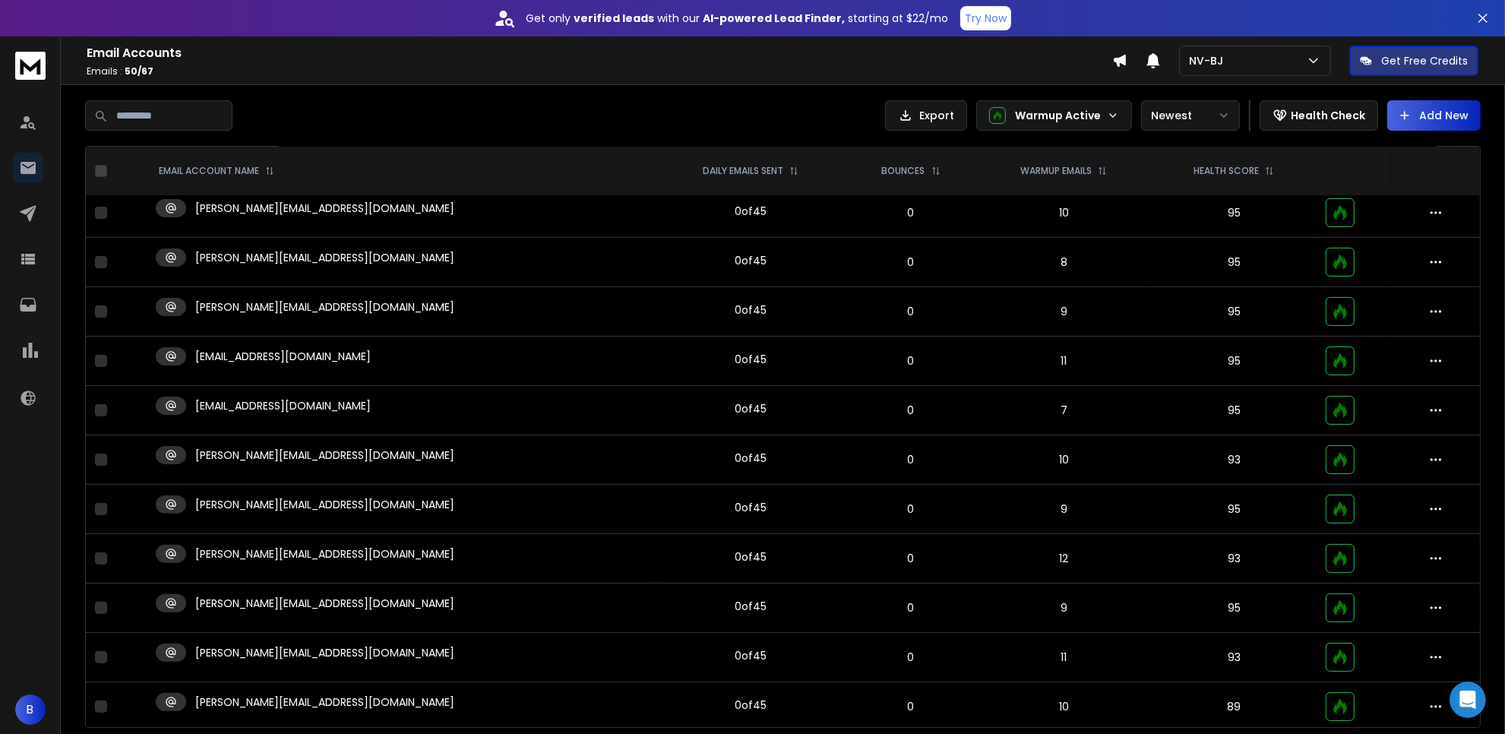
scroll to position [855, 0]
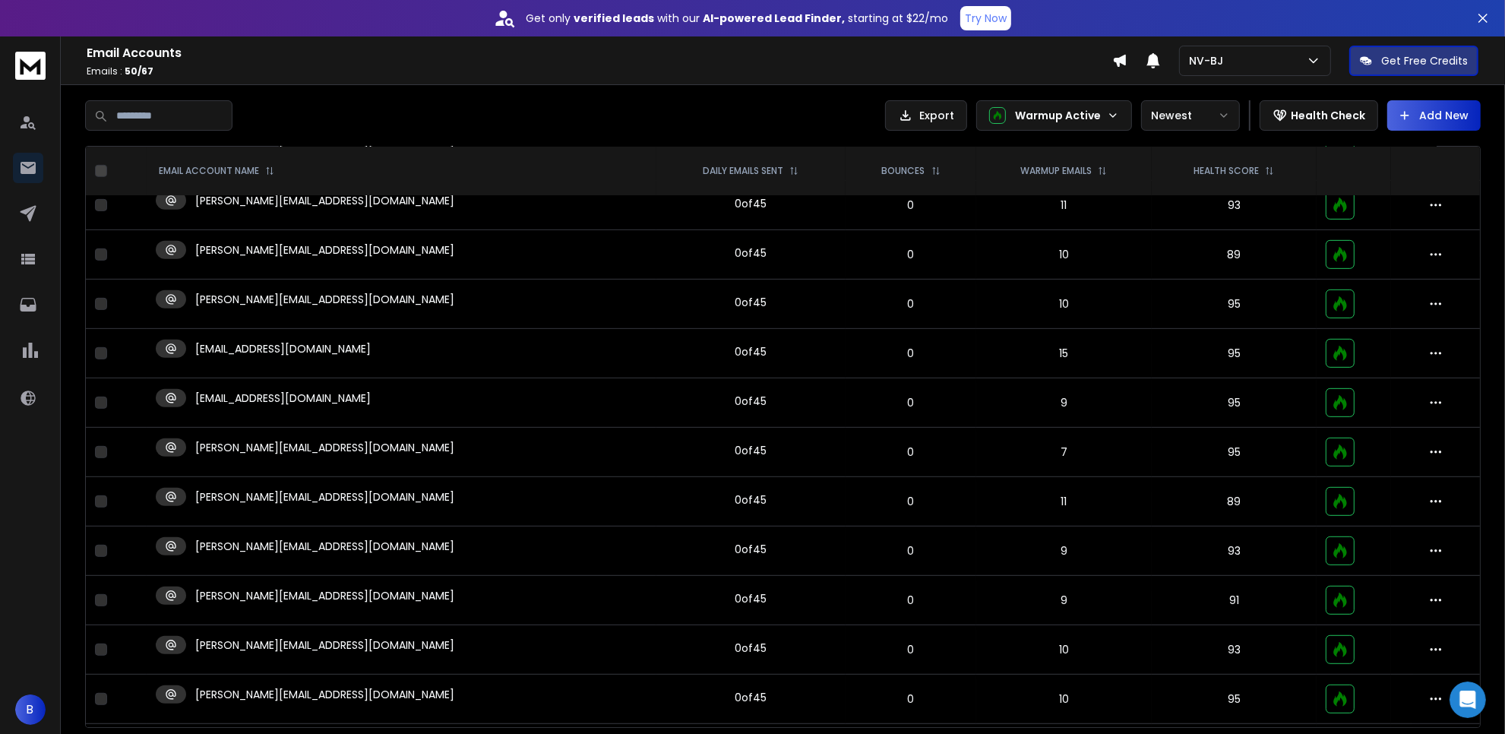
click at [730, 453] on td "0 of 45" at bounding box center [751, 448] width 189 height 40
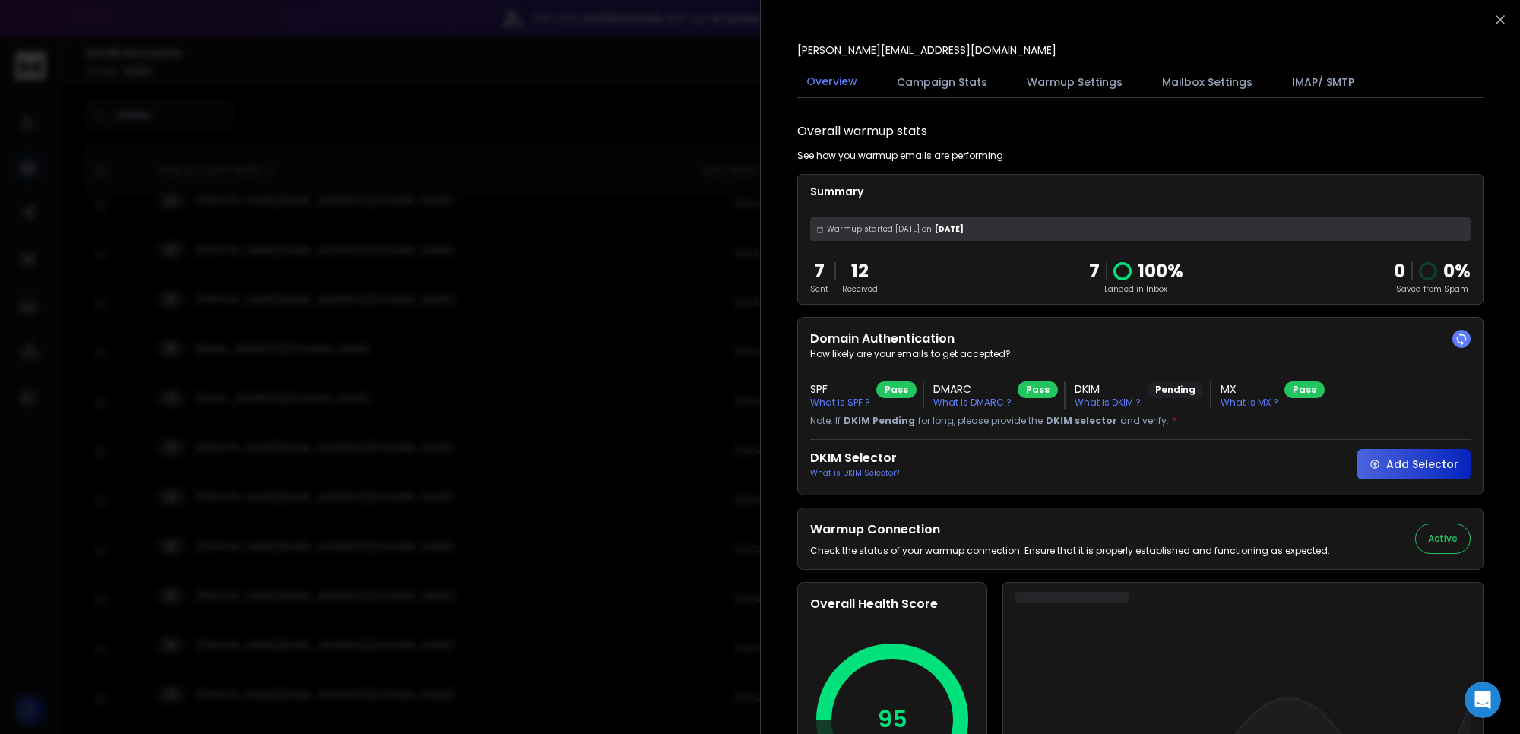
drag, startPoint x: 1194, startPoint y: 74, endPoint x: 1203, endPoint y: 84, distance: 13.4
click at [1193, 76] on button "Mailbox Settings" at bounding box center [1207, 81] width 109 height 33
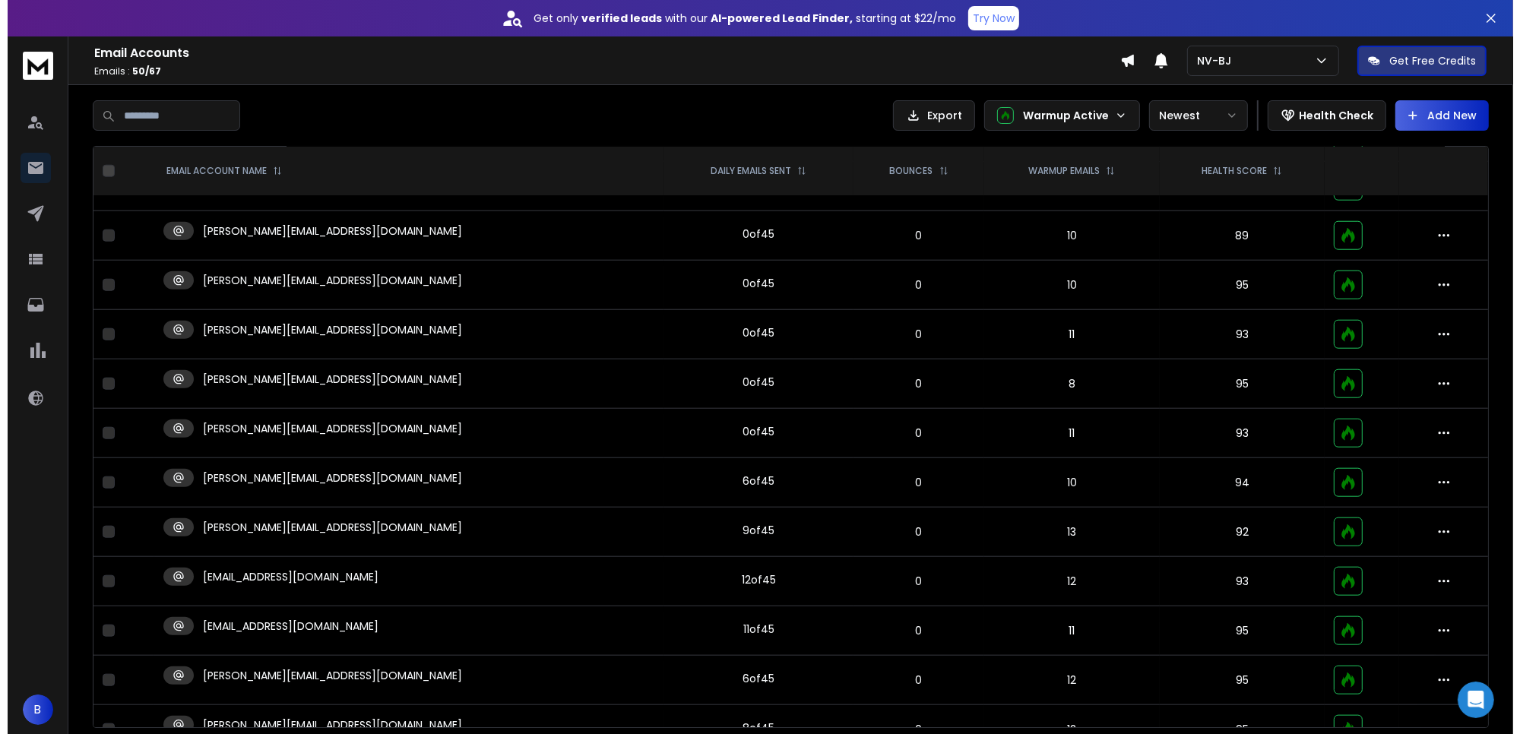
scroll to position [1982, 0]
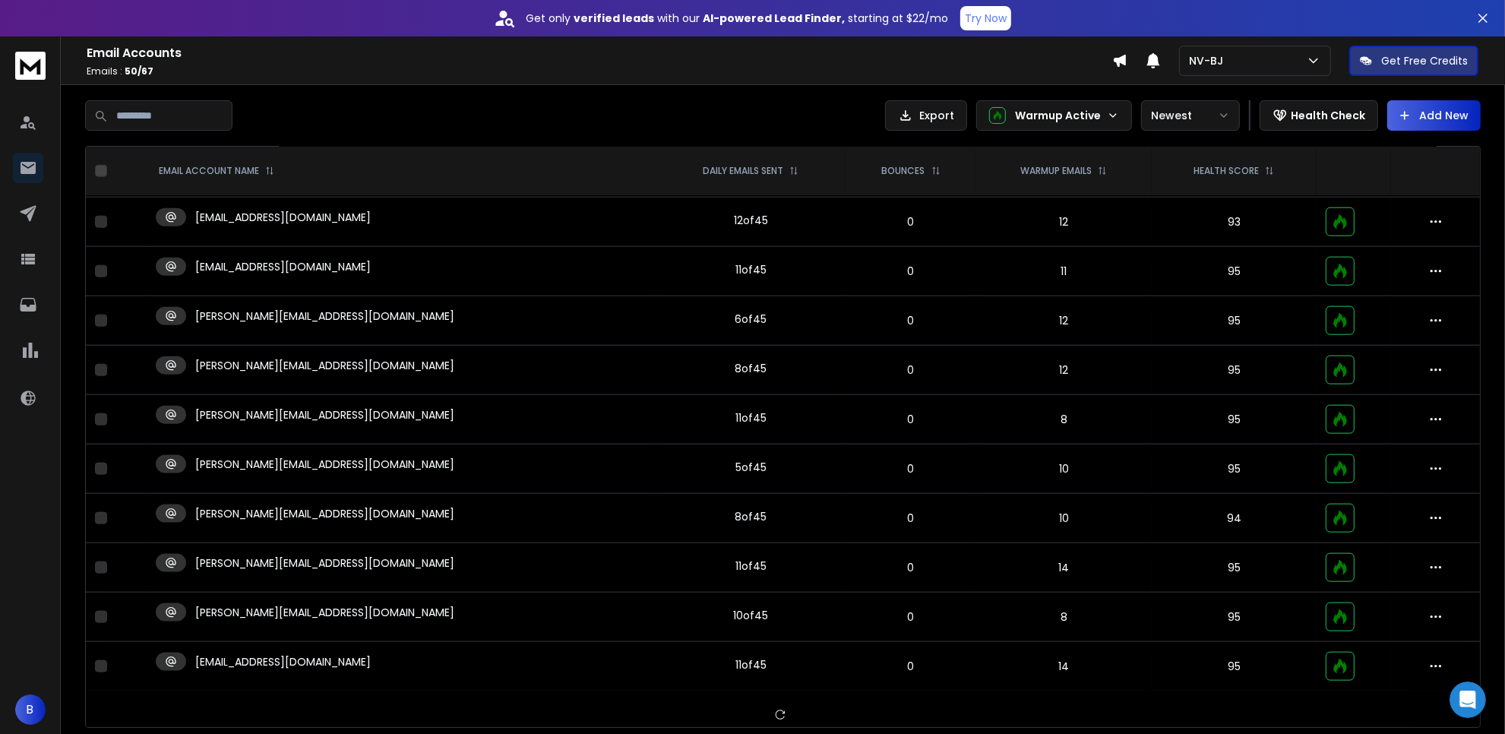
click at [745, 476] on td "5 of 45" at bounding box center [751, 465] width 189 height 40
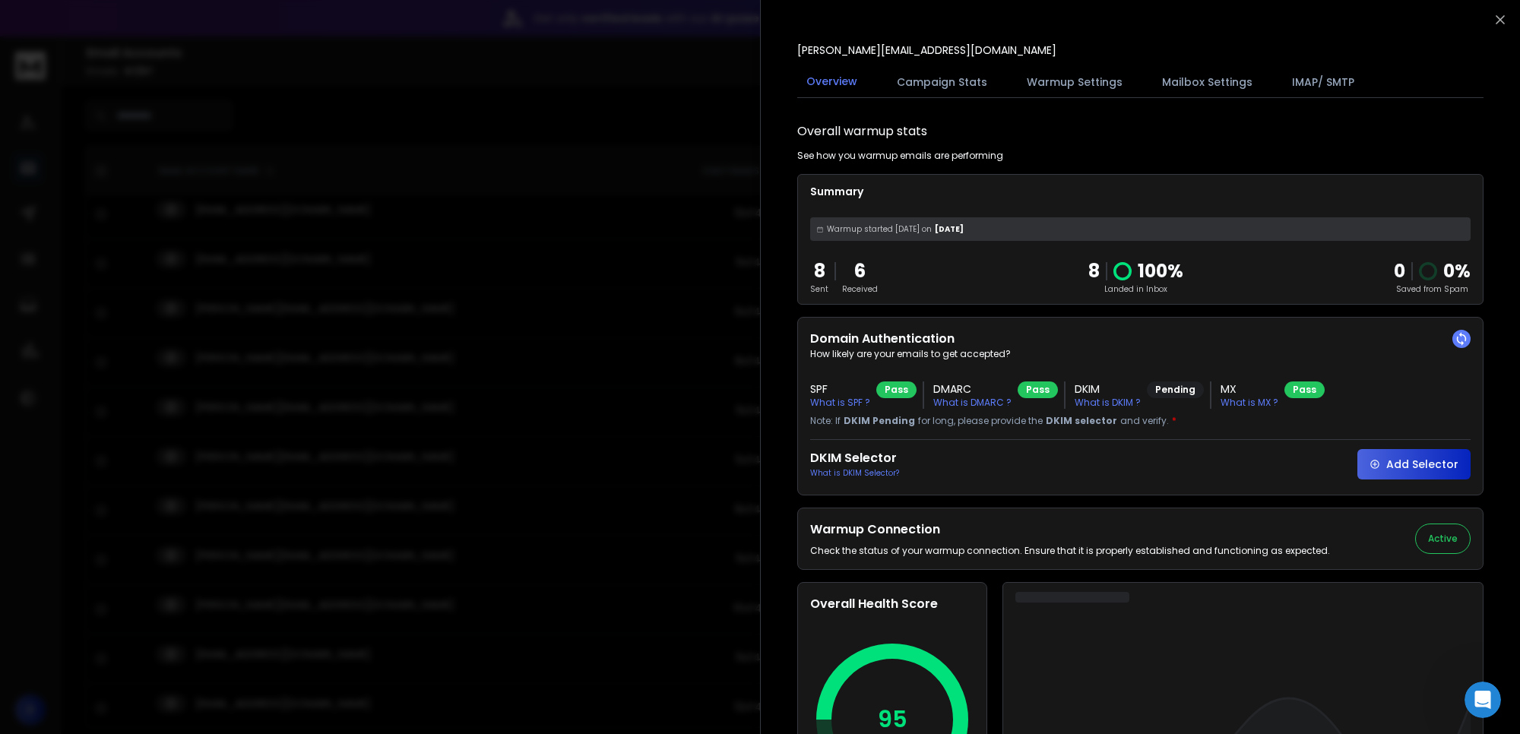
click at [1183, 70] on button "Mailbox Settings" at bounding box center [1207, 81] width 109 height 33
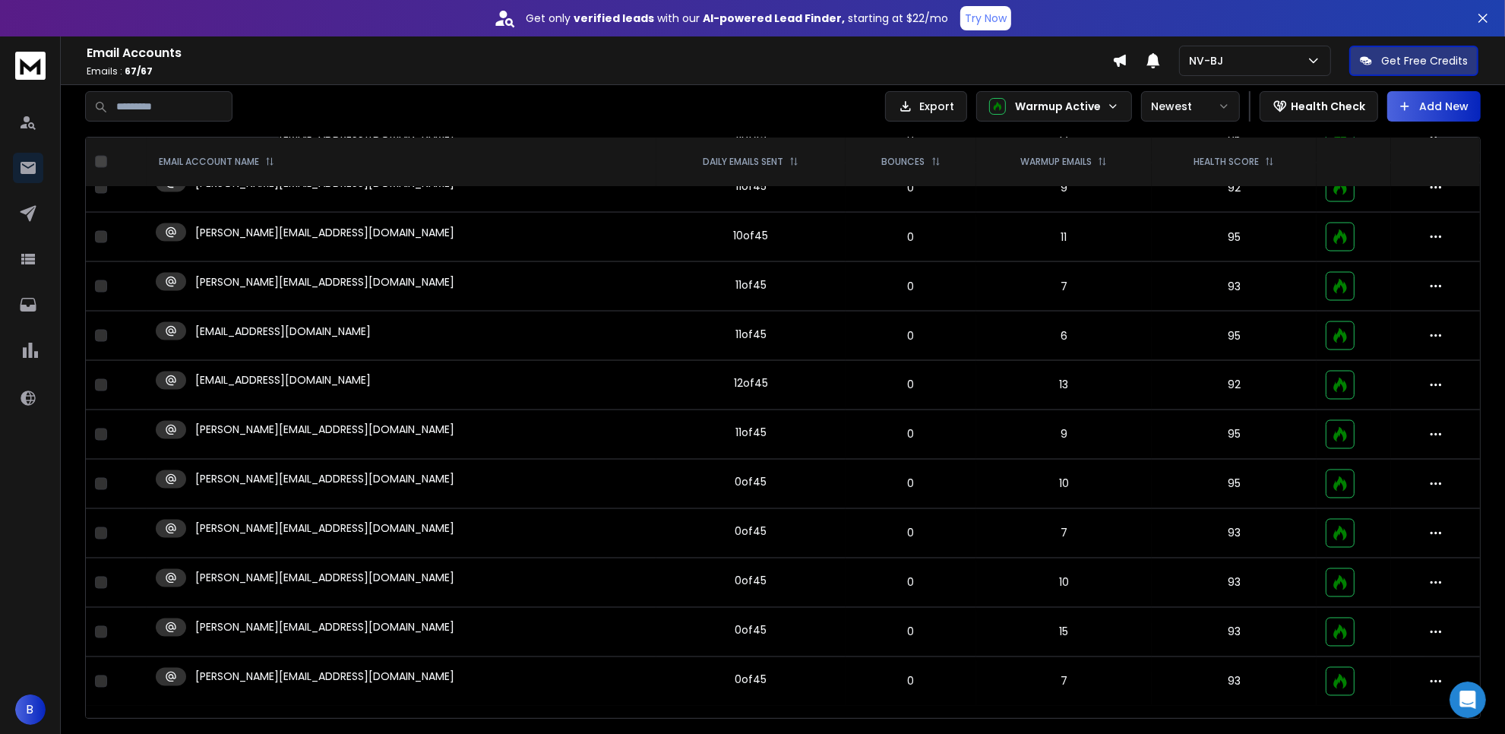
scroll to position [2800, 0]
click at [712, 681] on td "0 of 45" at bounding box center [751, 677] width 189 height 40
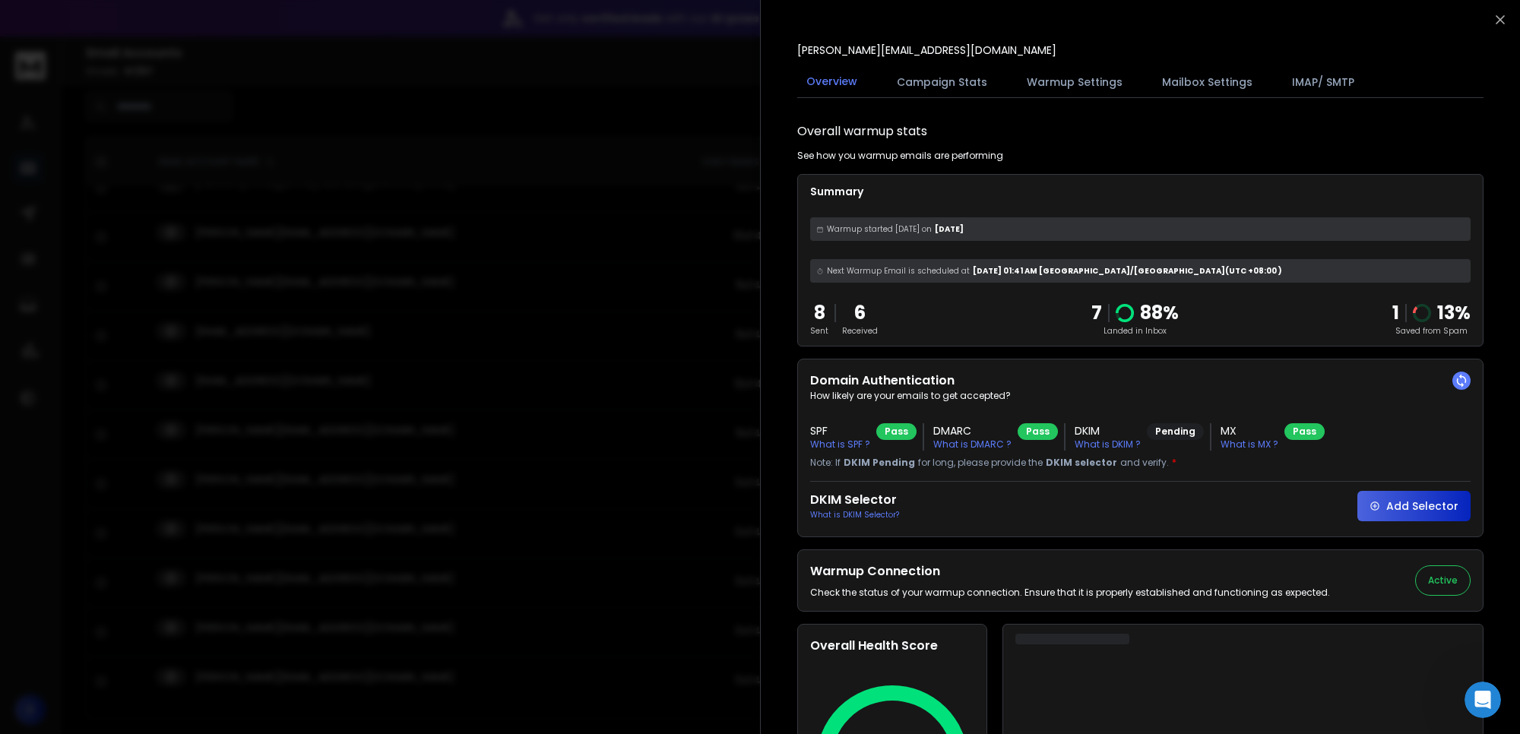
click at [1204, 62] on div "larry@advertising.syntaxworks.site Overview Campaign Stats Warmup Settings Mail…" at bounding box center [1140, 656] width 723 height 1277
click at [1204, 72] on button "Mailbox Settings" at bounding box center [1207, 81] width 109 height 33
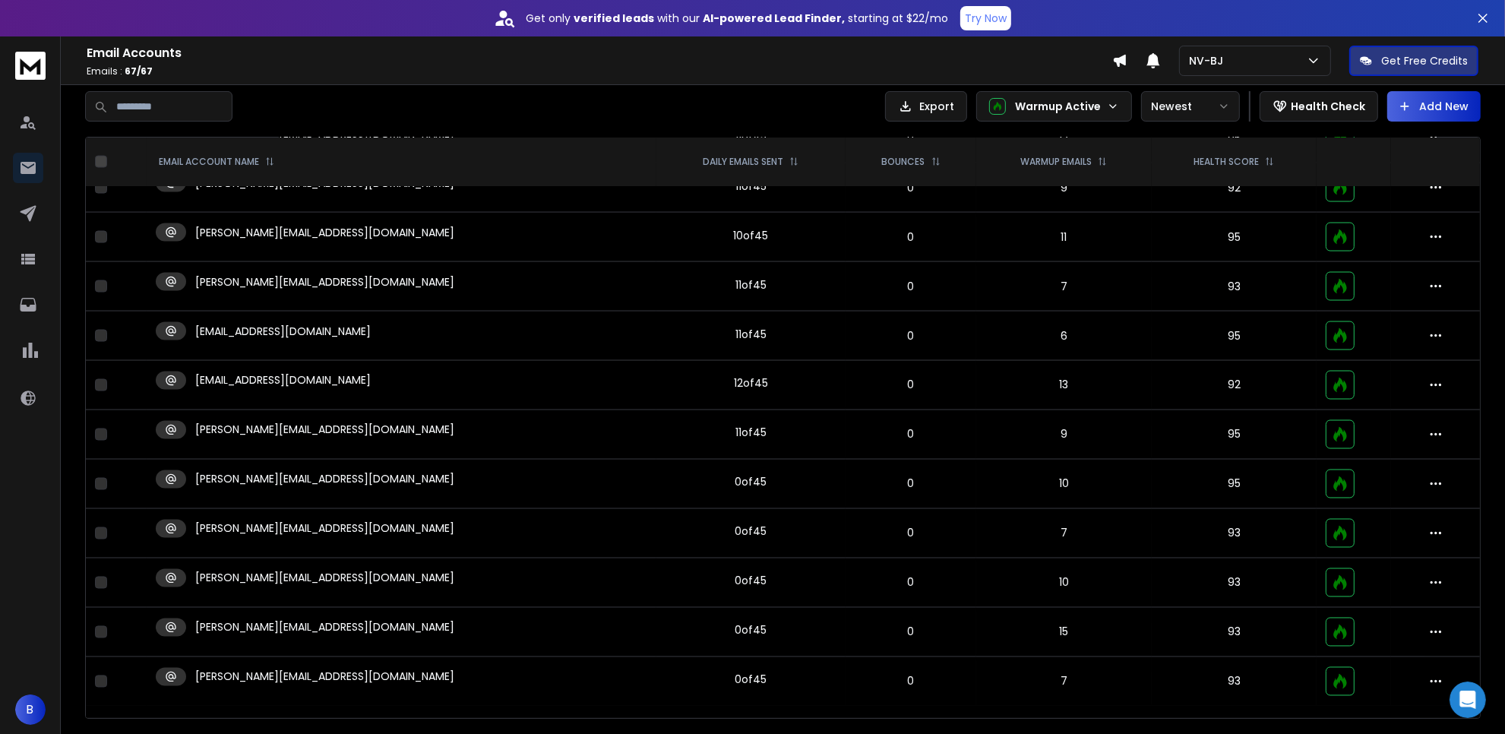
click at [696, 543] on td "0 of 45" at bounding box center [751, 529] width 189 height 40
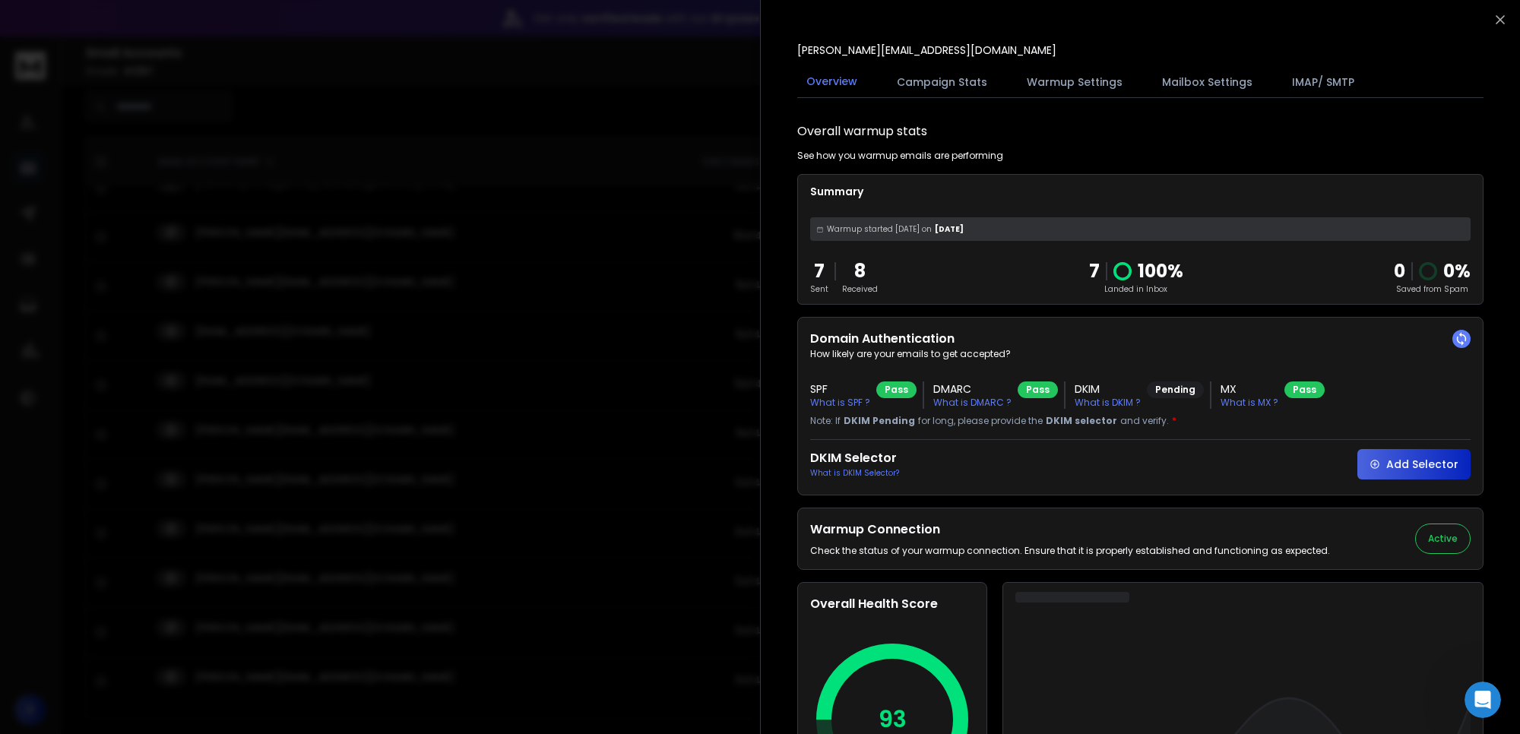
click at [1204, 74] on button "Mailbox Settings" at bounding box center [1207, 81] width 109 height 33
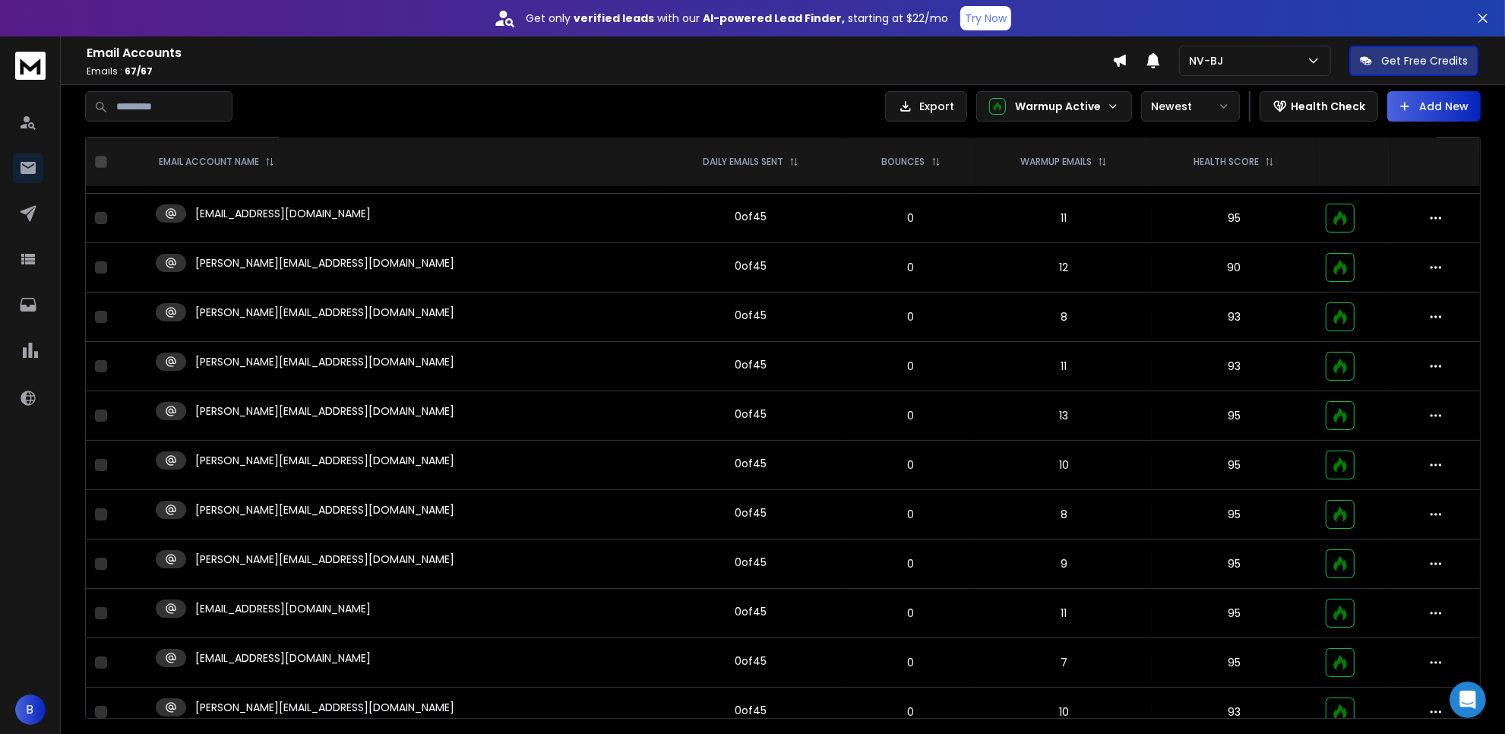
scroll to position [0, 0]
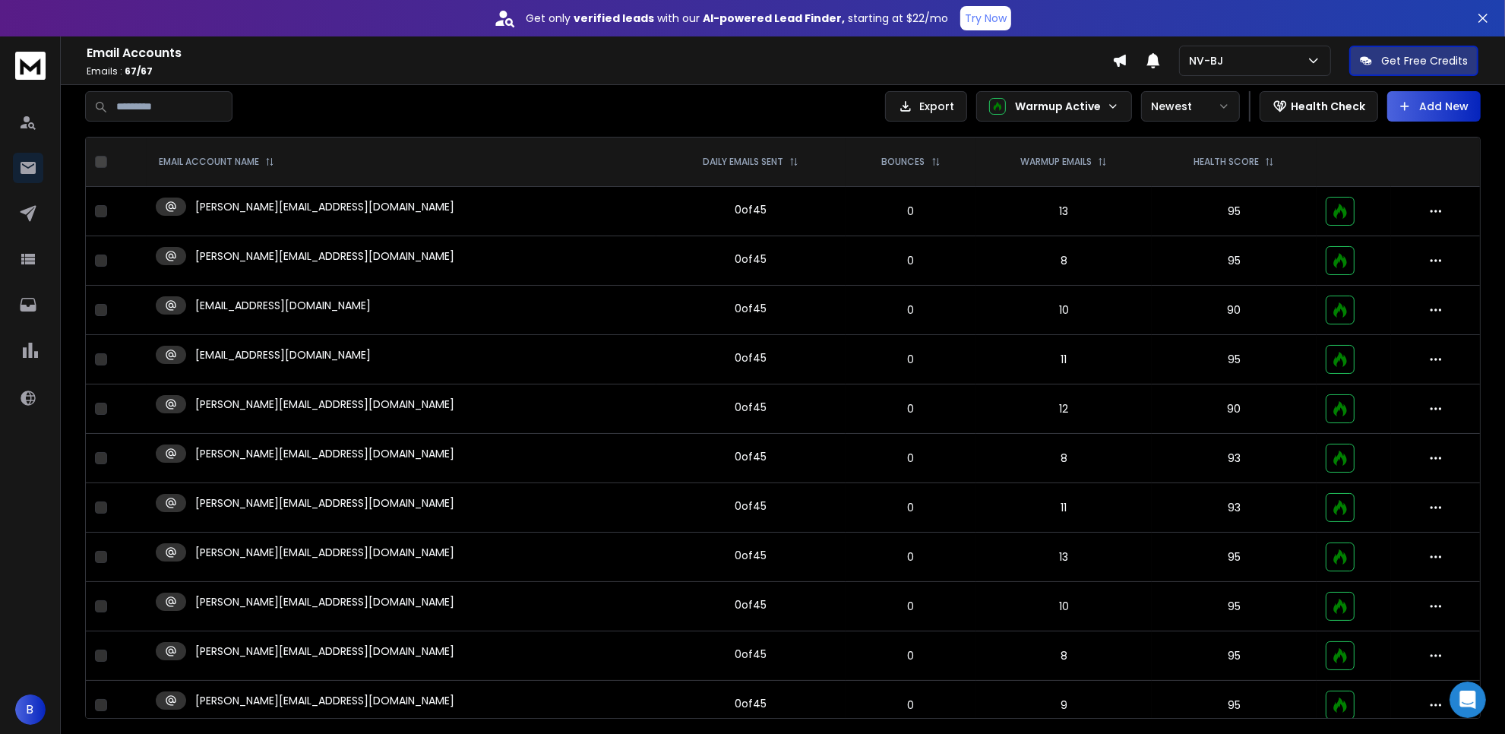
click at [385, 112] on div at bounding box center [480, 106] width 791 height 30
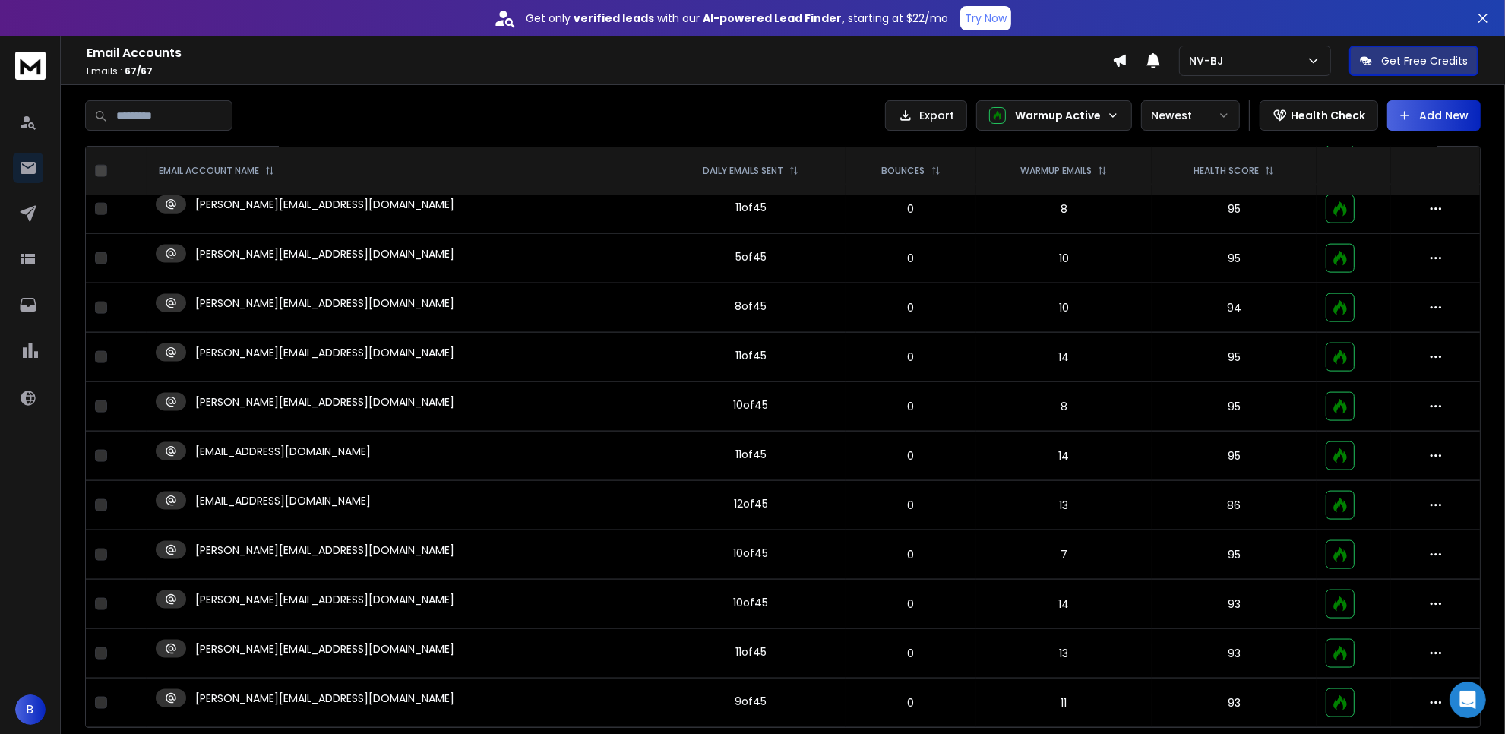
scroll to position [1805, 0]
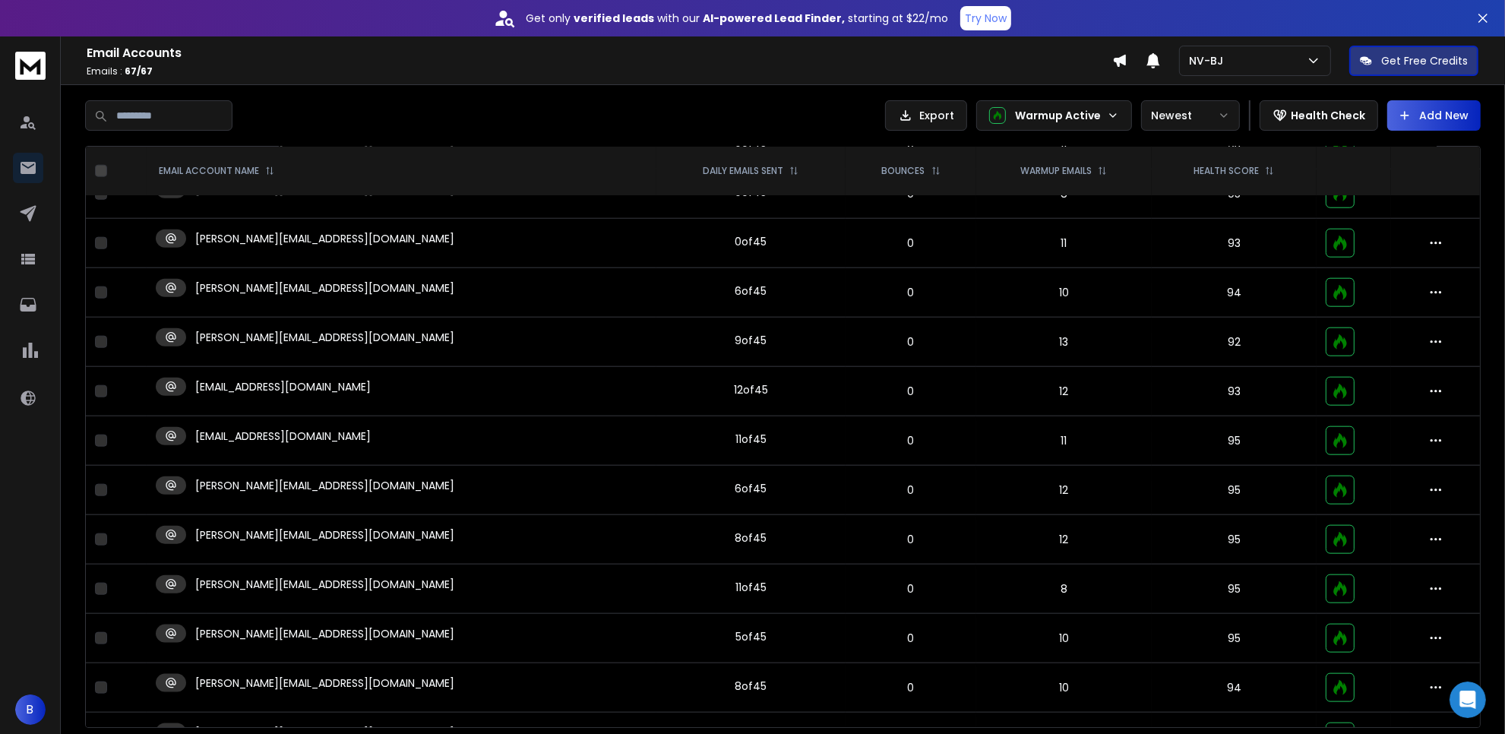
click at [97, 347] on button "button" at bounding box center [101, 342] width 12 height 12
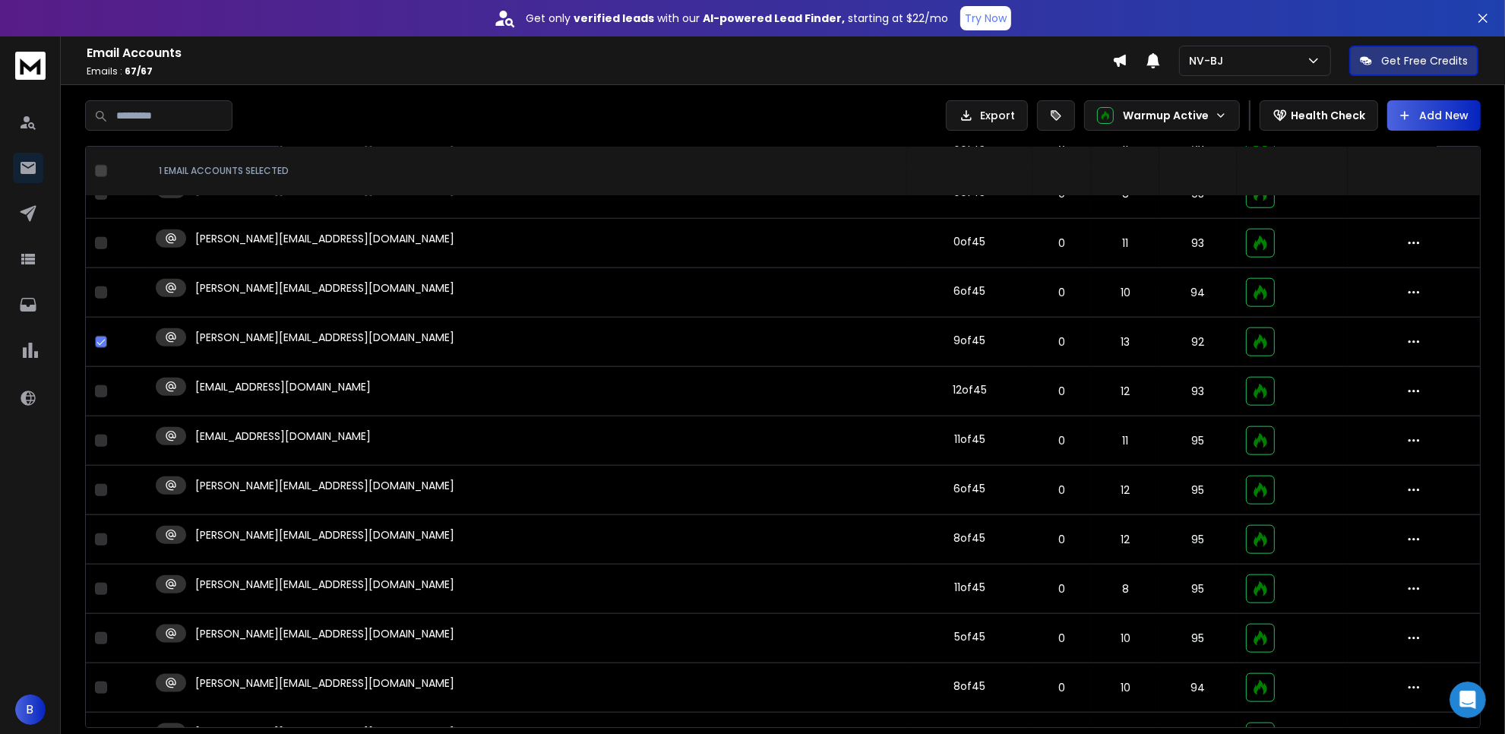
click at [103, 299] on button "button" at bounding box center [101, 292] width 12 height 12
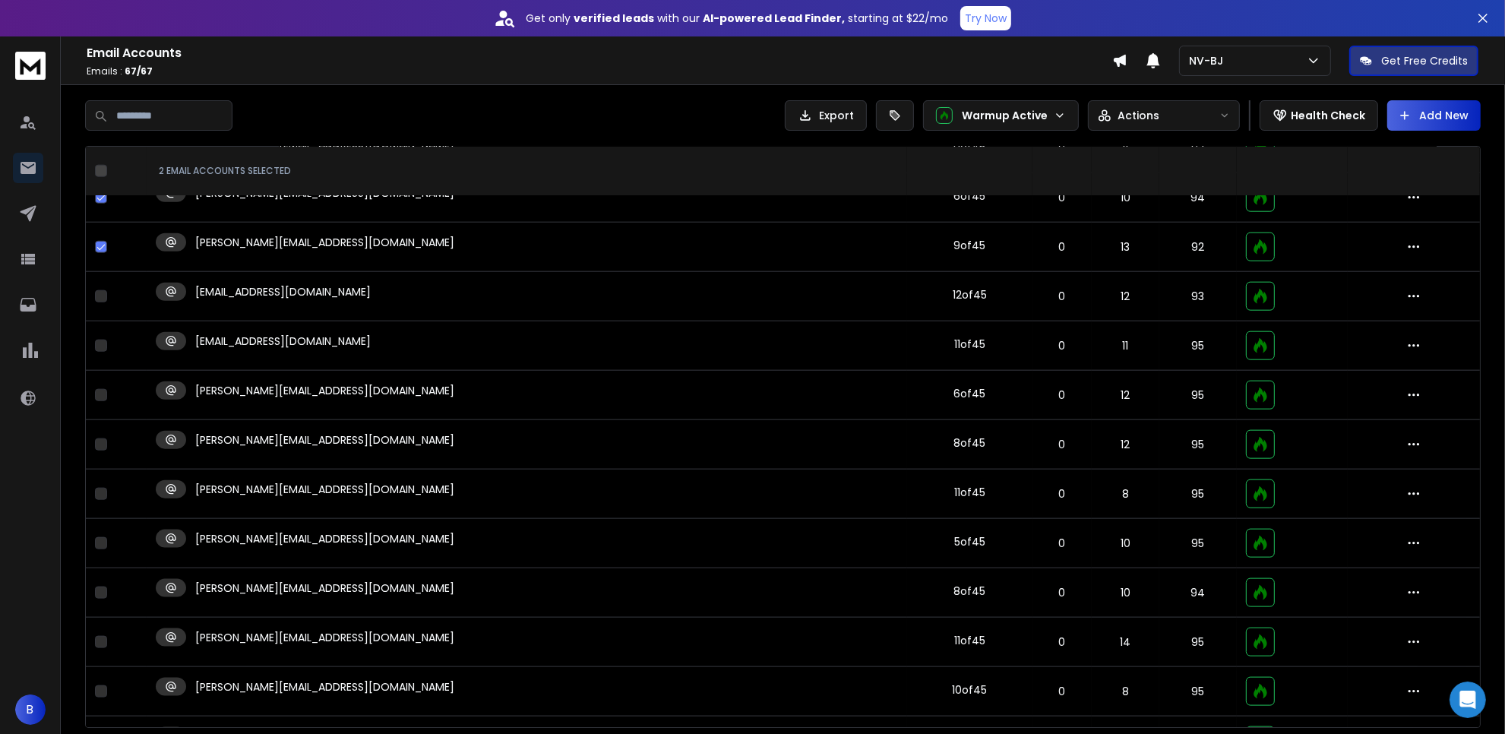
scroll to position [1995, 0]
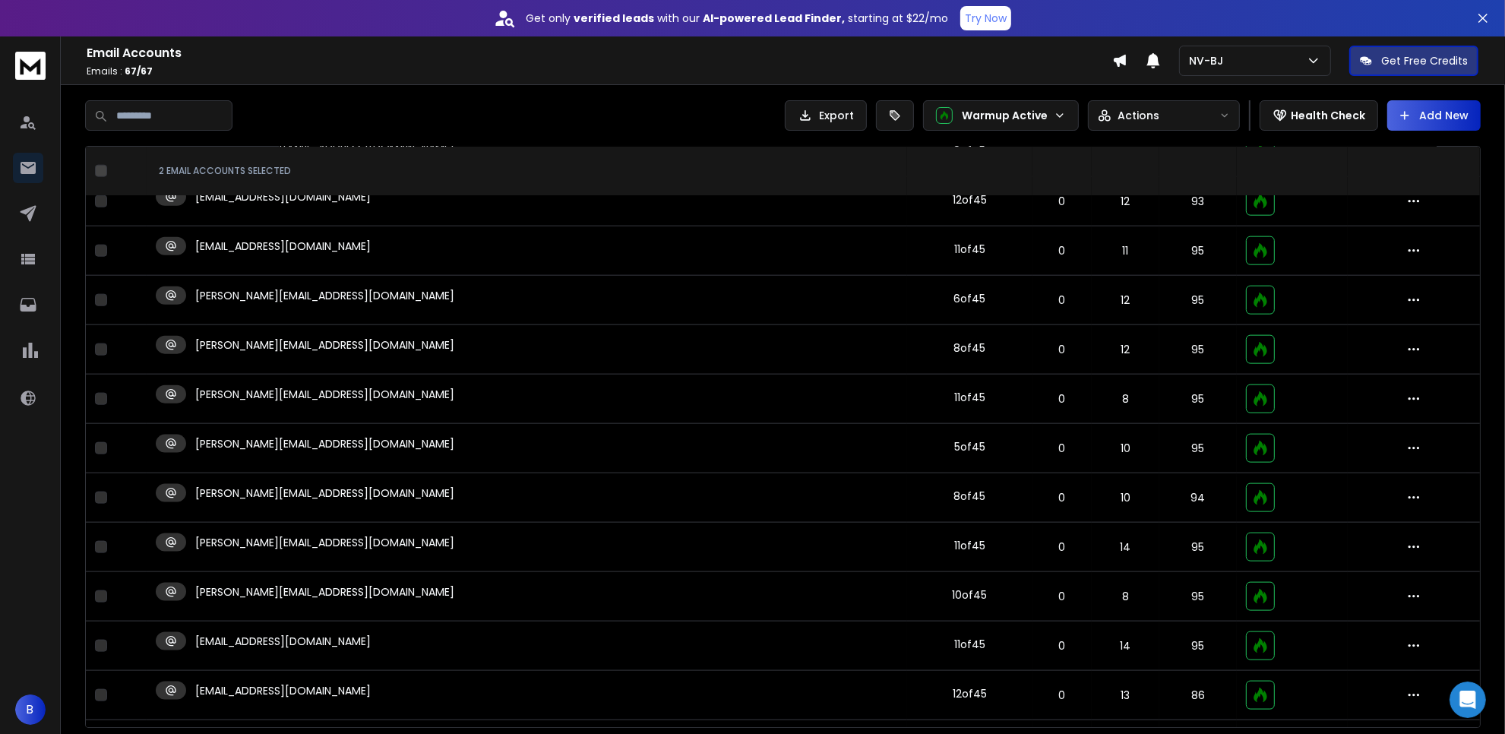
type button "on"
click at [619, 124] on div at bounding box center [430, 115] width 691 height 30
click at [555, 125] on div at bounding box center [430, 115] width 691 height 30
click at [568, 123] on div at bounding box center [430, 115] width 691 height 30
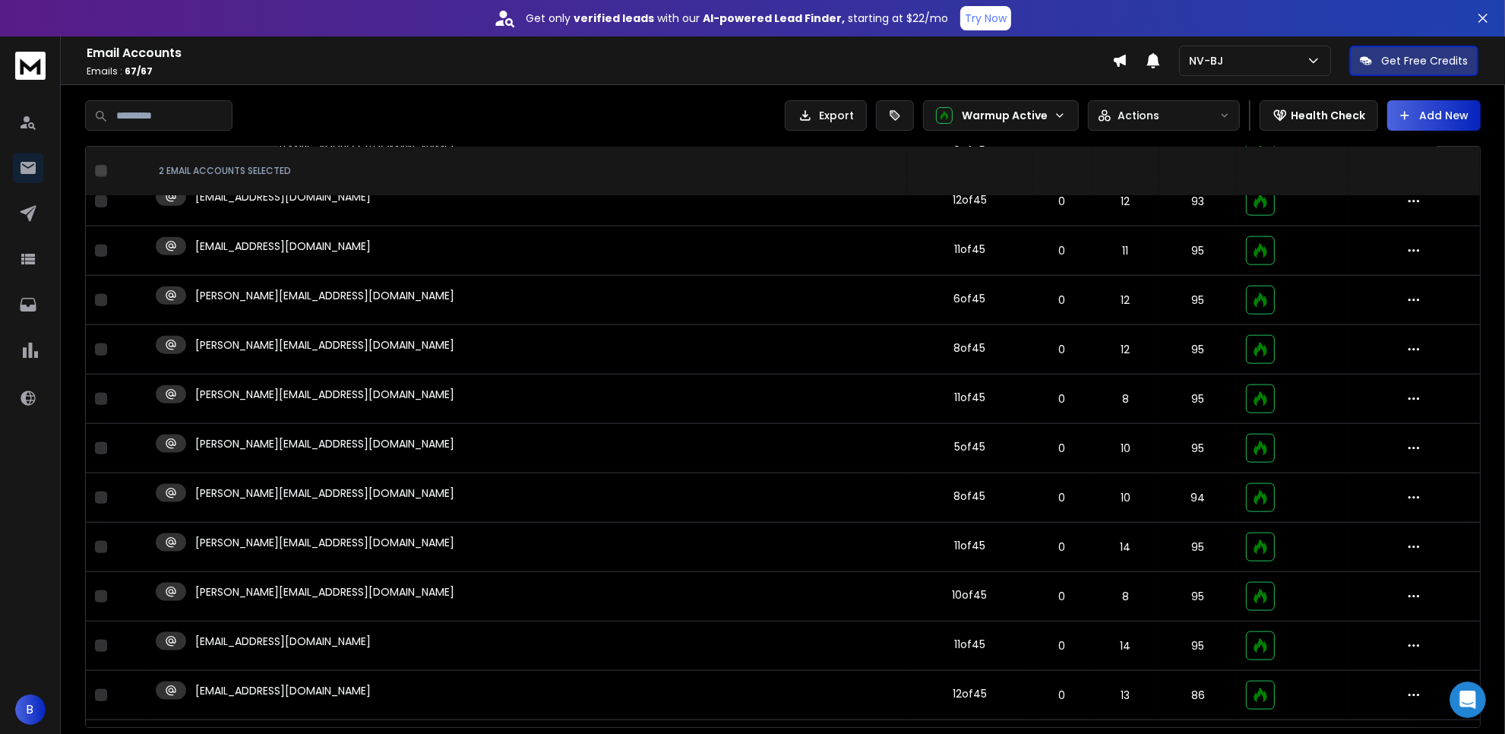
click at [565, 124] on div at bounding box center [430, 115] width 691 height 30
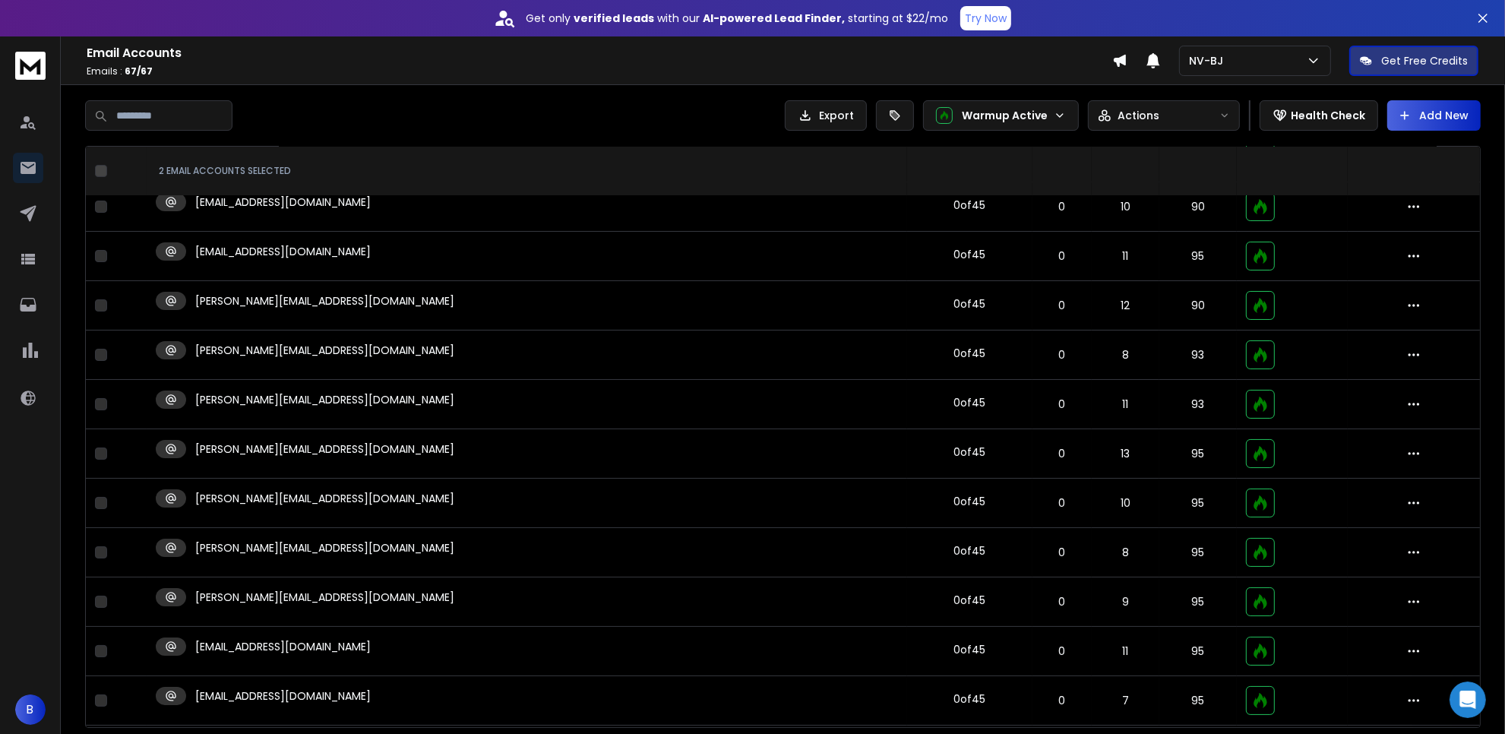
scroll to position [0, 0]
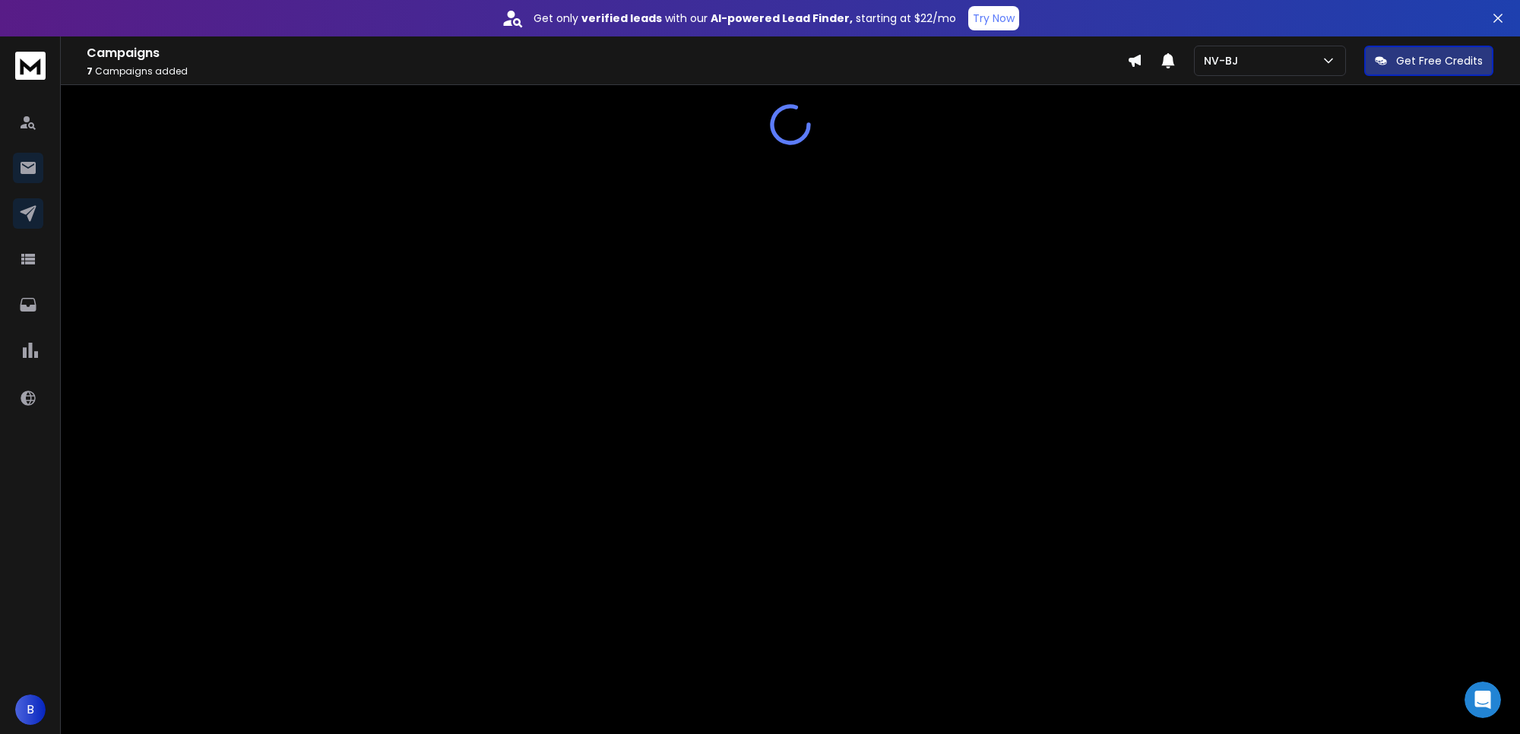
click at [33, 165] on icon at bounding box center [28, 168] width 15 height 12
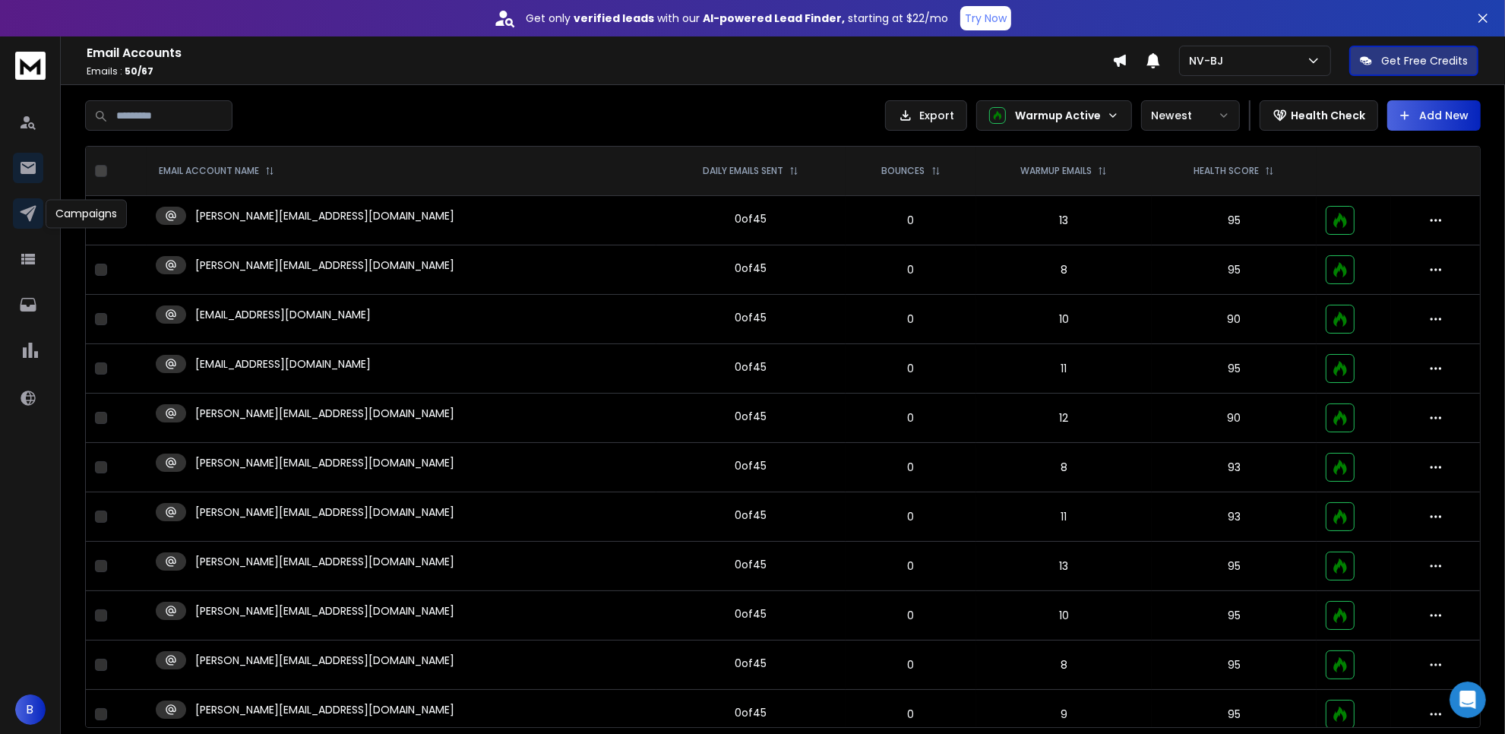
click at [21, 229] on link at bounding box center [28, 213] width 30 height 30
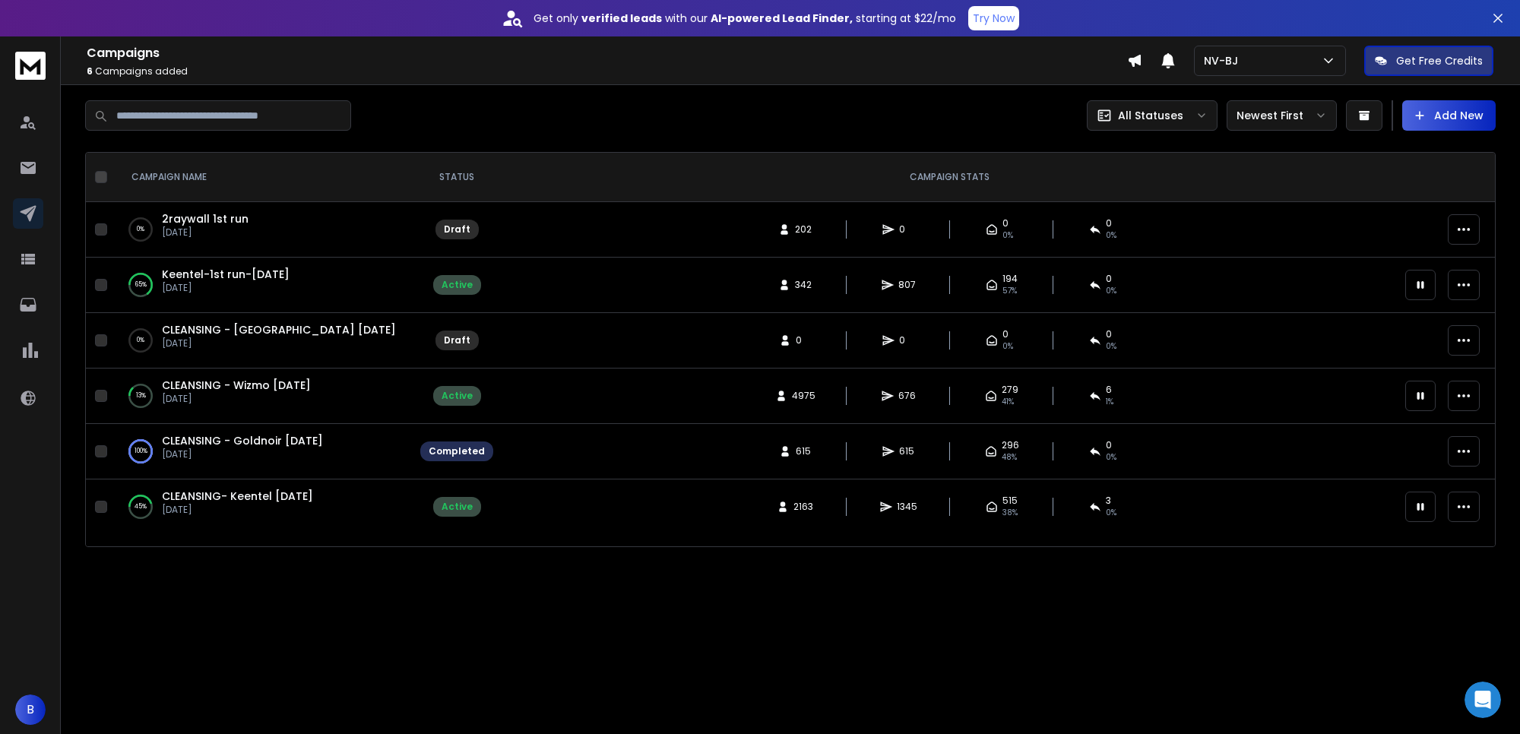
click at [296, 445] on span "CLEANSING - Goldnoir [DATE]" at bounding box center [242, 440] width 161 height 15
click at [259, 458] on p "[DATE]" at bounding box center [242, 454] width 161 height 12
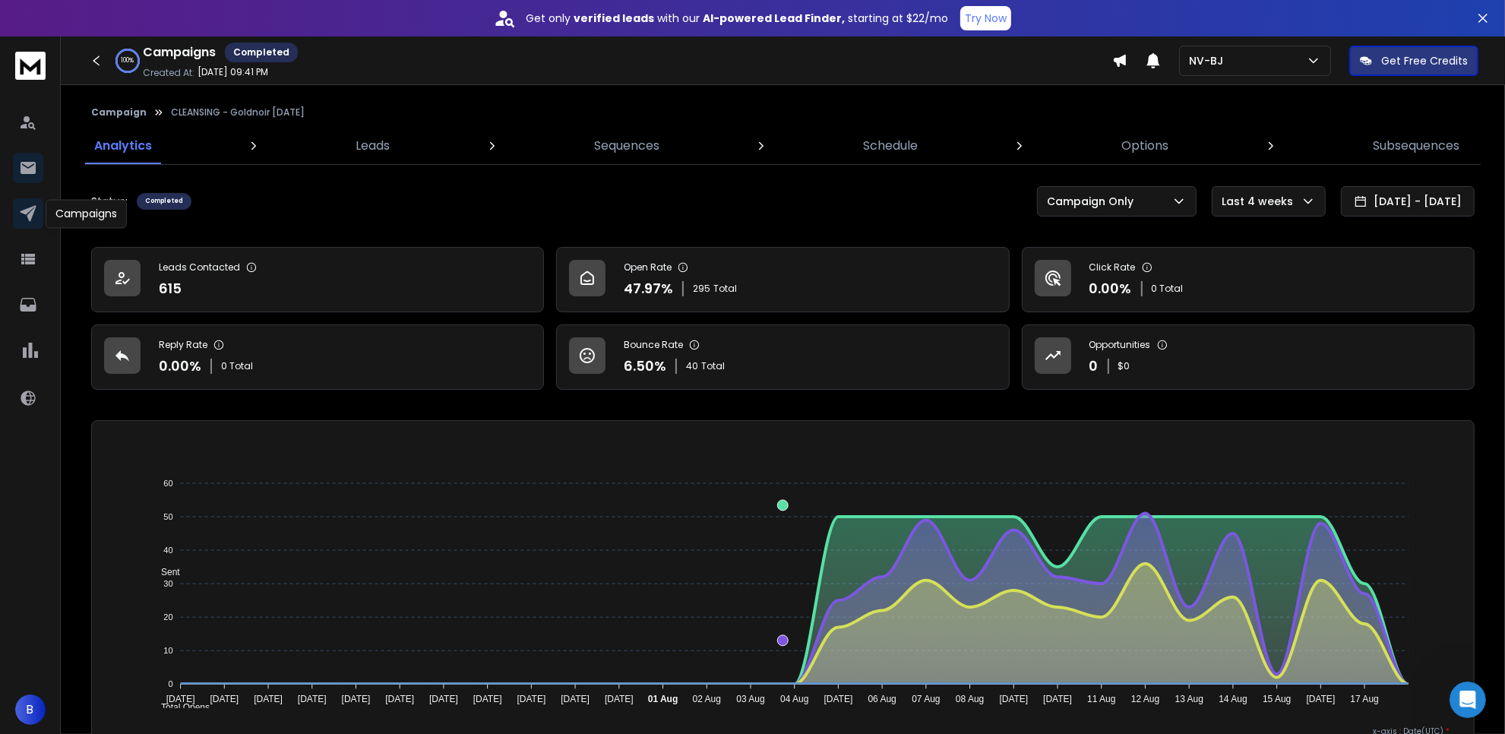
drag, startPoint x: 24, startPoint y: 209, endPoint x: 27, endPoint y: 179, distance: 30.6
click at [24, 207] on icon at bounding box center [28, 213] width 18 height 18
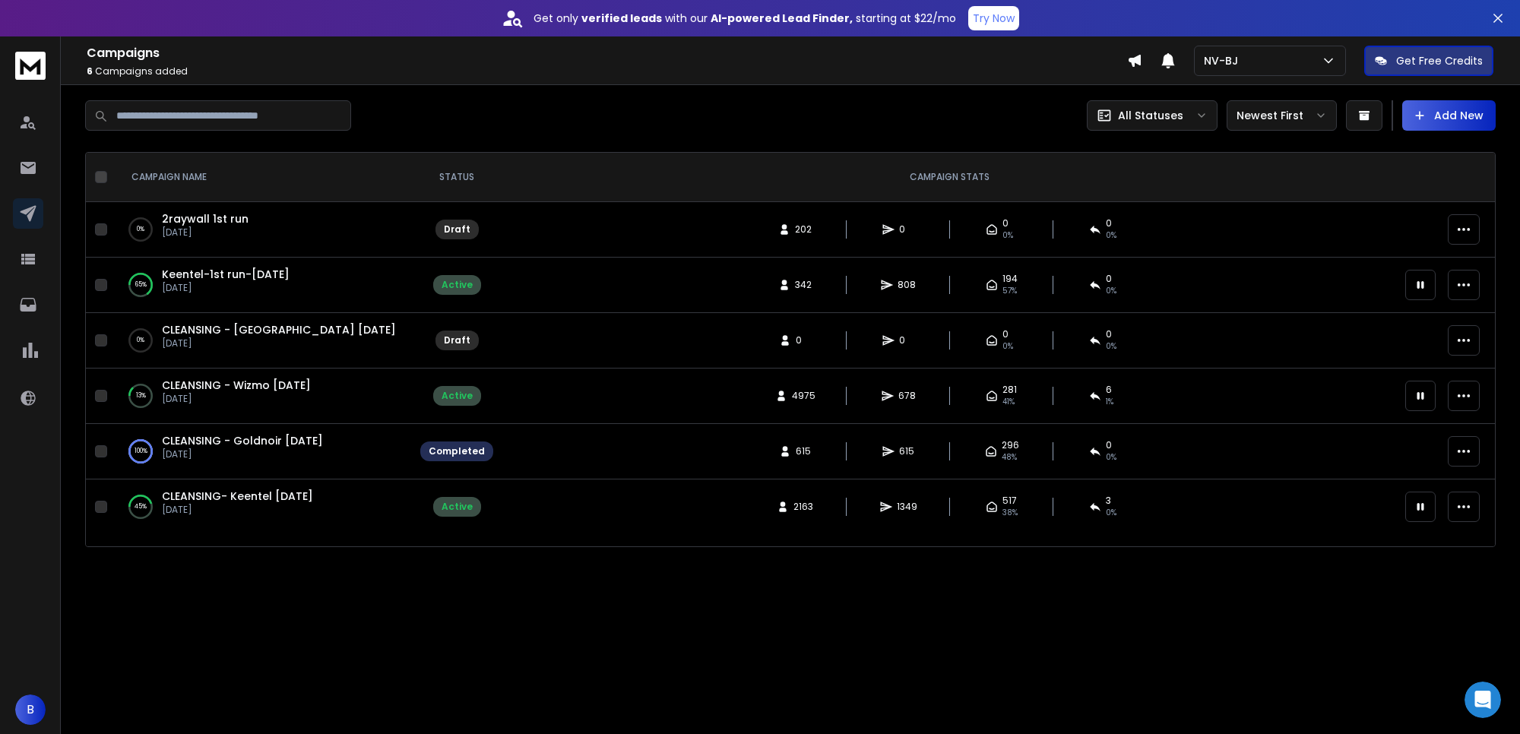
click at [262, 451] on p "[DATE]" at bounding box center [242, 454] width 161 height 12
click at [1367, 285] on icon "button" at bounding box center [1463, 284] width 15 height 15
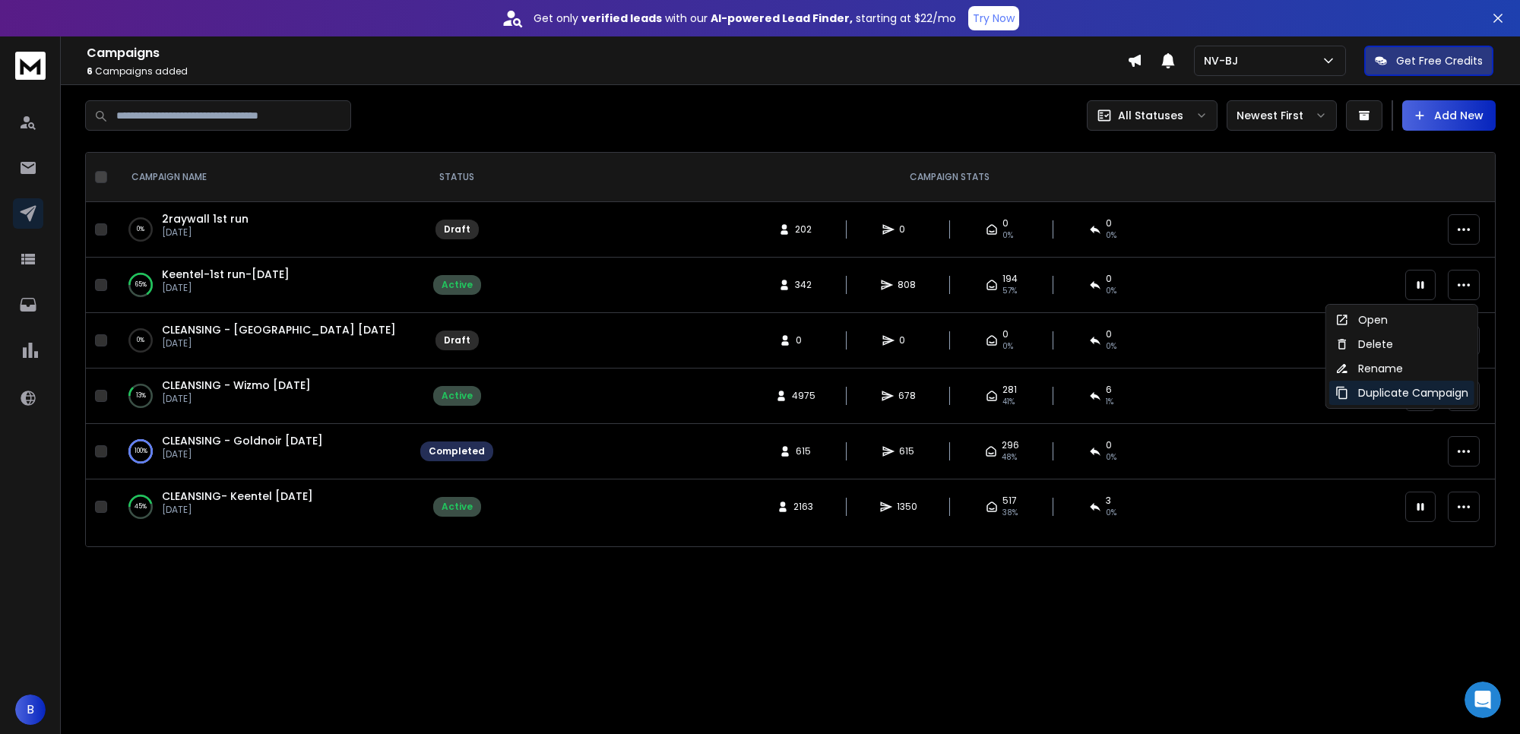
click at [1367, 385] on div "Duplicate Campaign" at bounding box center [1401, 392] width 133 height 15
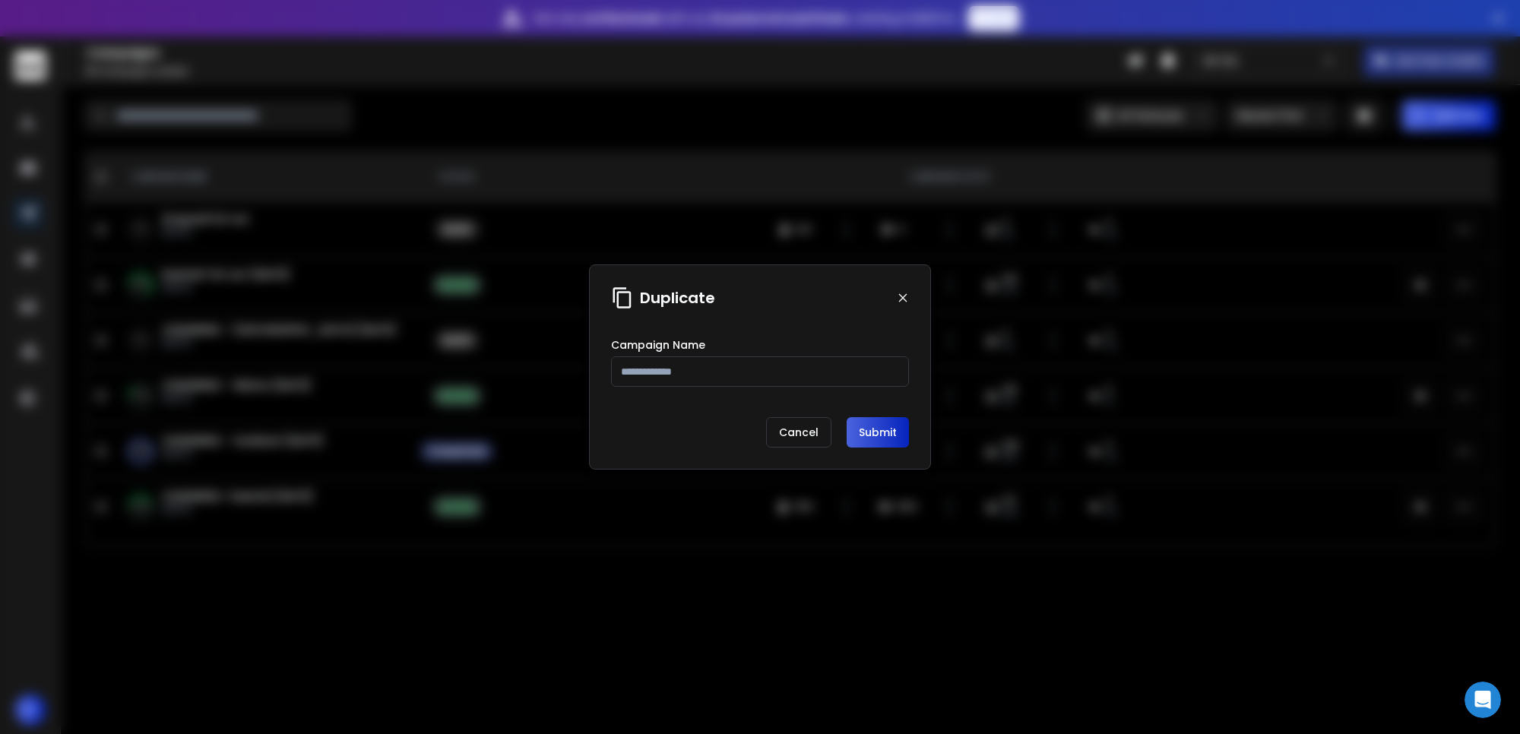
click at [685, 375] on input "text" at bounding box center [760, 371] width 298 height 30
drag, startPoint x: 678, startPoint y: 367, endPoint x: 619, endPoint y: 367, distance: 58.5
click at [619, 367] on input "**********" at bounding box center [760, 371] width 298 height 30
type input "**********"
click at [871, 430] on button "Submit" at bounding box center [878, 432] width 62 height 30
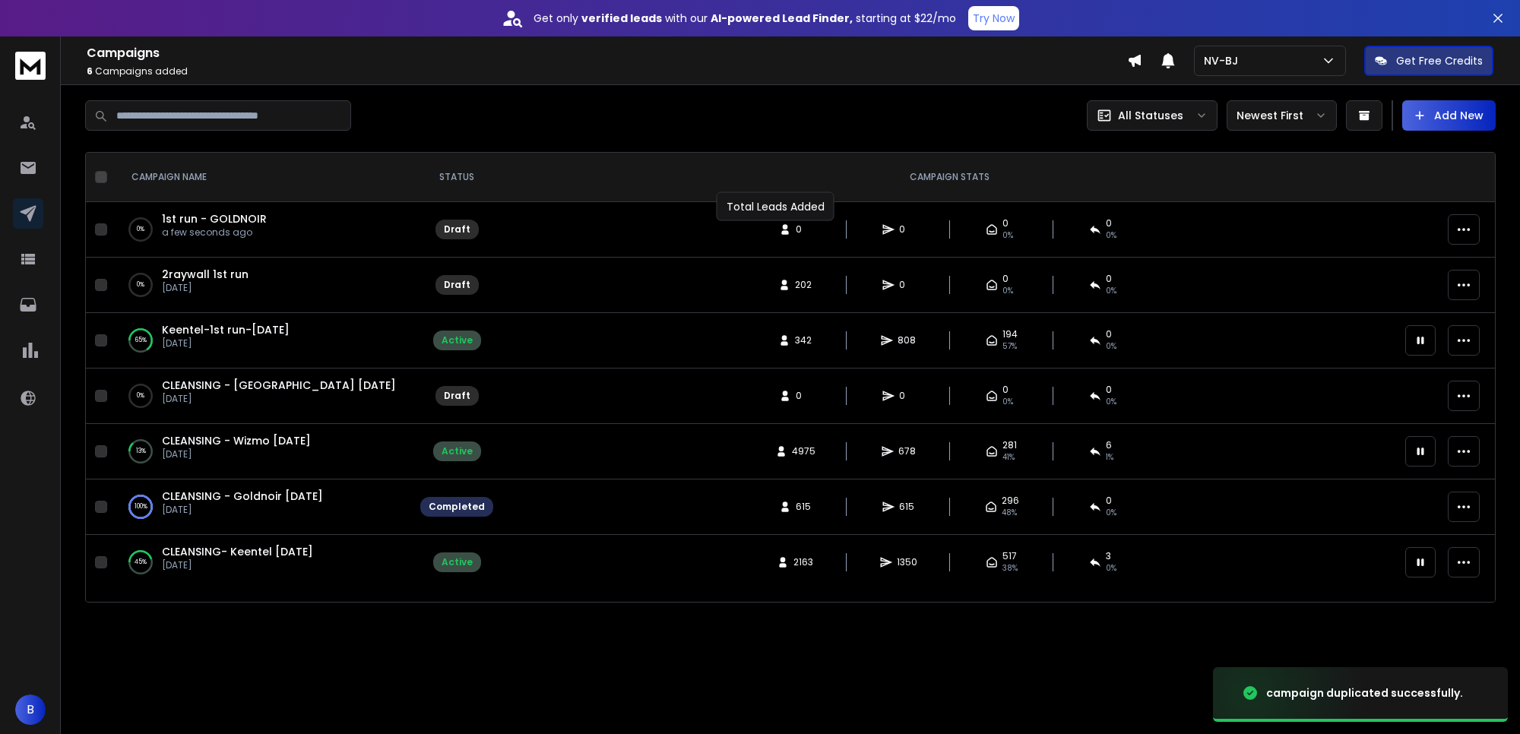
click at [722, 232] on div "0 0 0 0% 0 0%" at bounding box center [948, 229] width 875 height 24
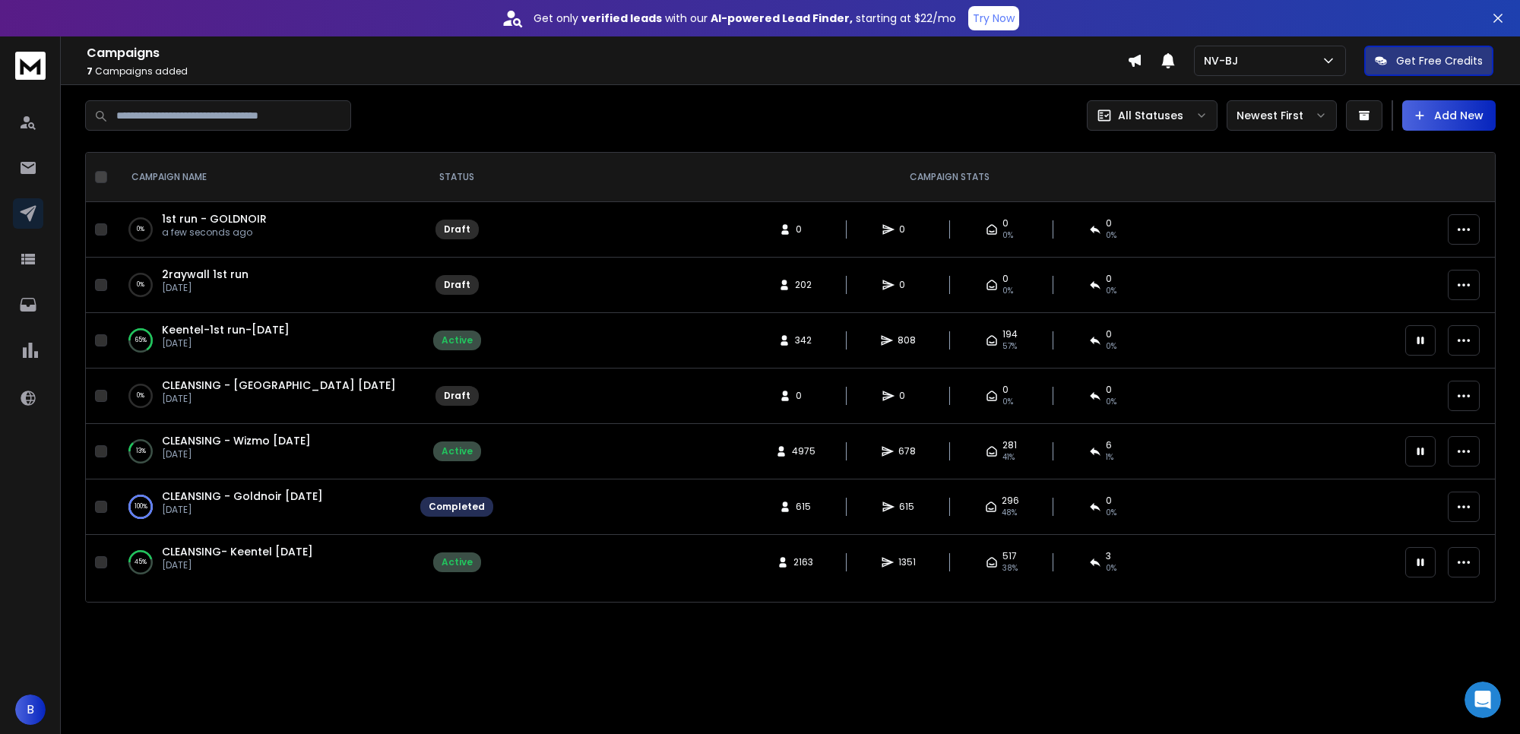
click at [245, 513] on p "[DATE]" at bounding box center [242, 510] width 161 height 12
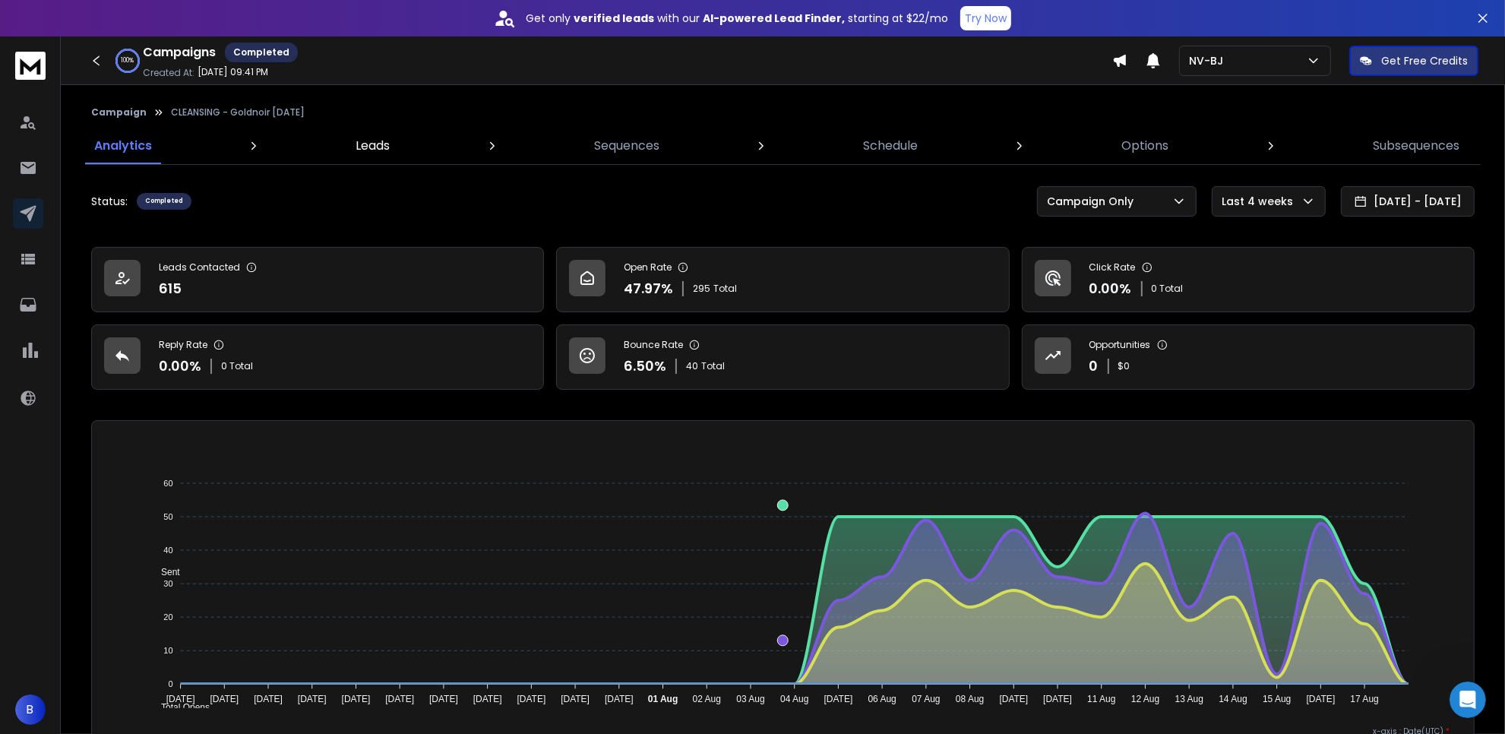
click at [381, 146] on p "Leads" at bounding box center [373, 146] width 34 height 18
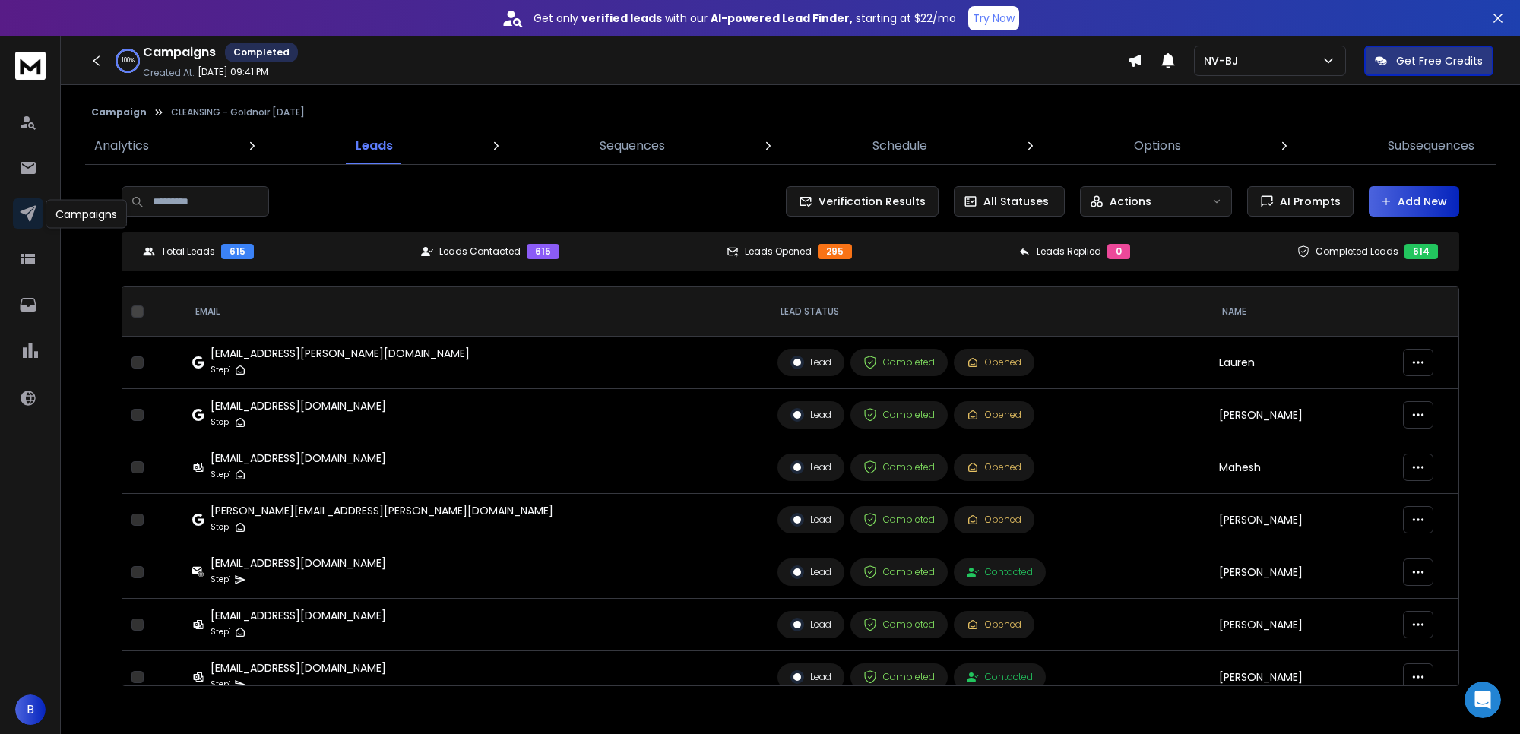
click at [24, 211] on icon at bounding box center [28, 213] width 16 height 16
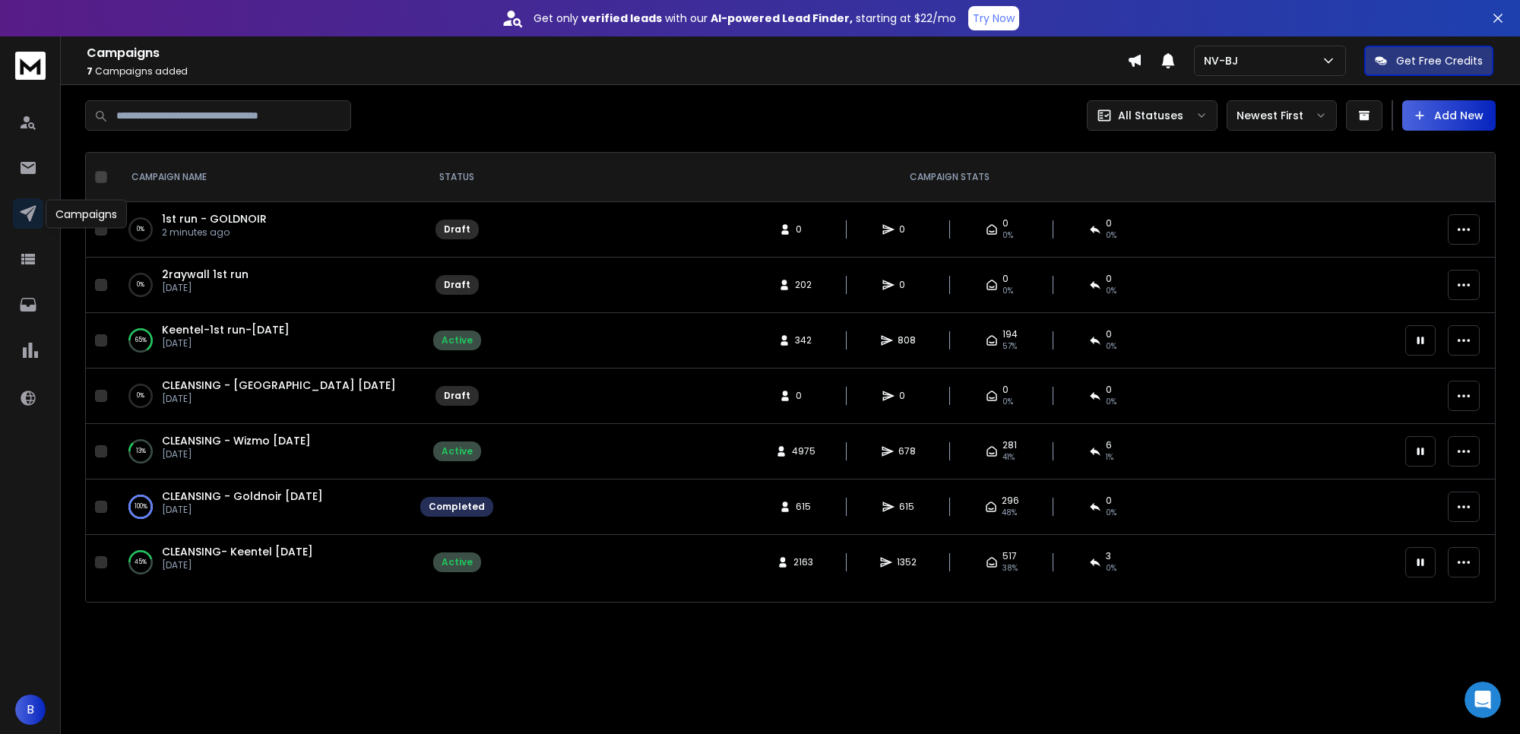
click at [239, 509] on p "[DATE]" at bounding box center [242, 510] width 161 height 12
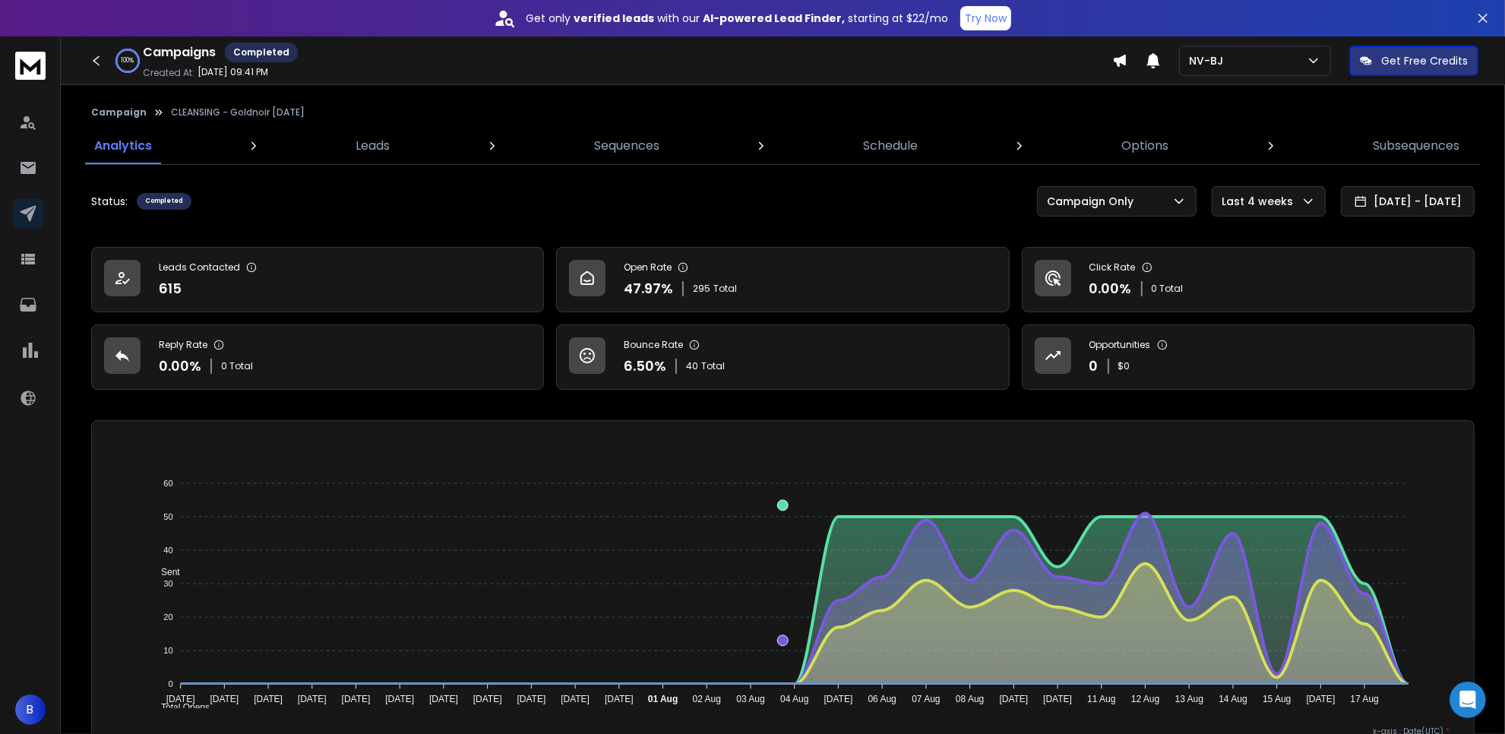
click at [120, 149] on p "Analytics" at bounding box center [123, 146] width 58 height 18
click at [331, 145] on div "Analytics Leads Sequences Schedule Options Subsequences" at bounding box center [777, 146] width 1384 height 36
click at [377, 144] on p "Leads" at bounding box center [373, 146] width 34 height 18
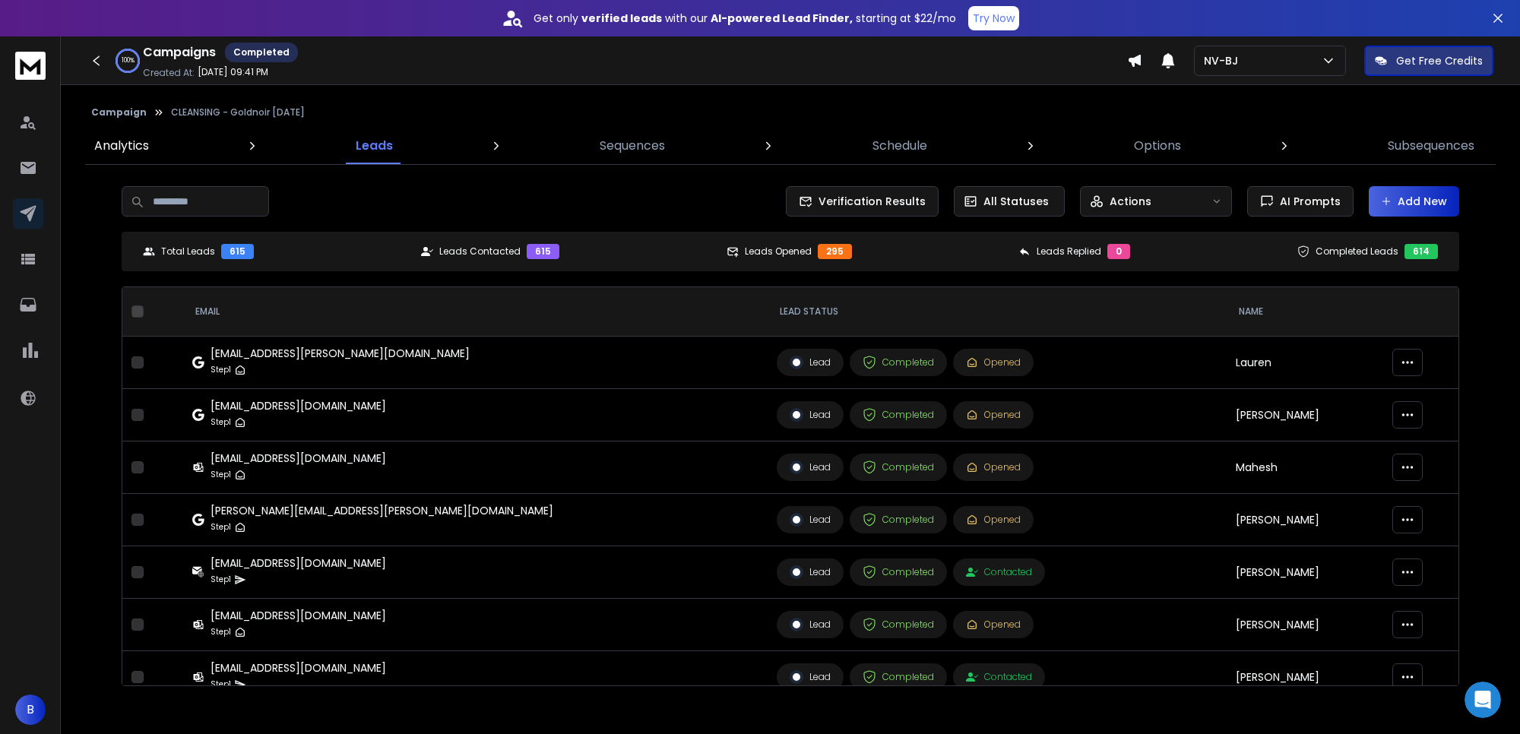
click at [134, 153] on p "Analytics" at bounding box center [121, 146] width 55 height 18
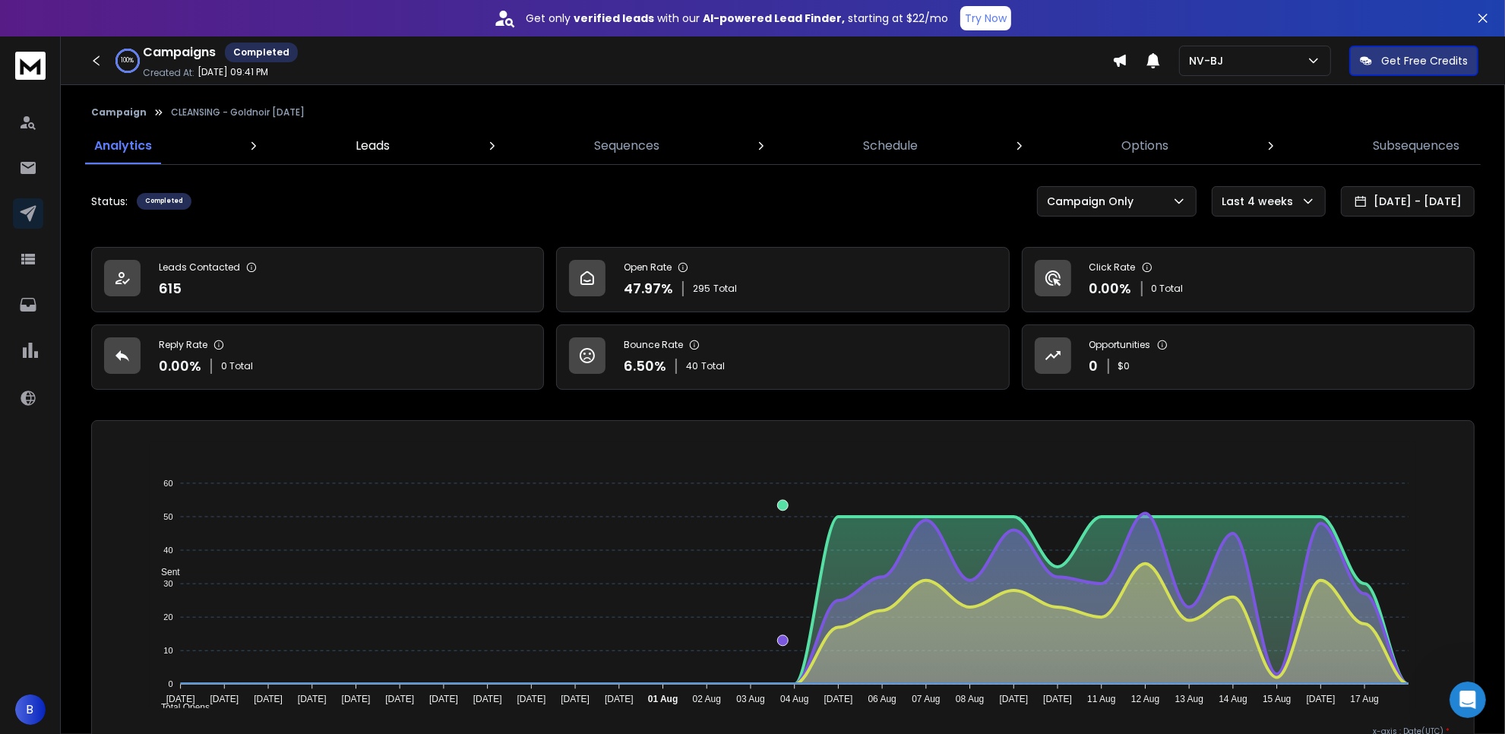
click at [362, 150] on p "Leads" at bounding box center [373, 146] width 34 height 18
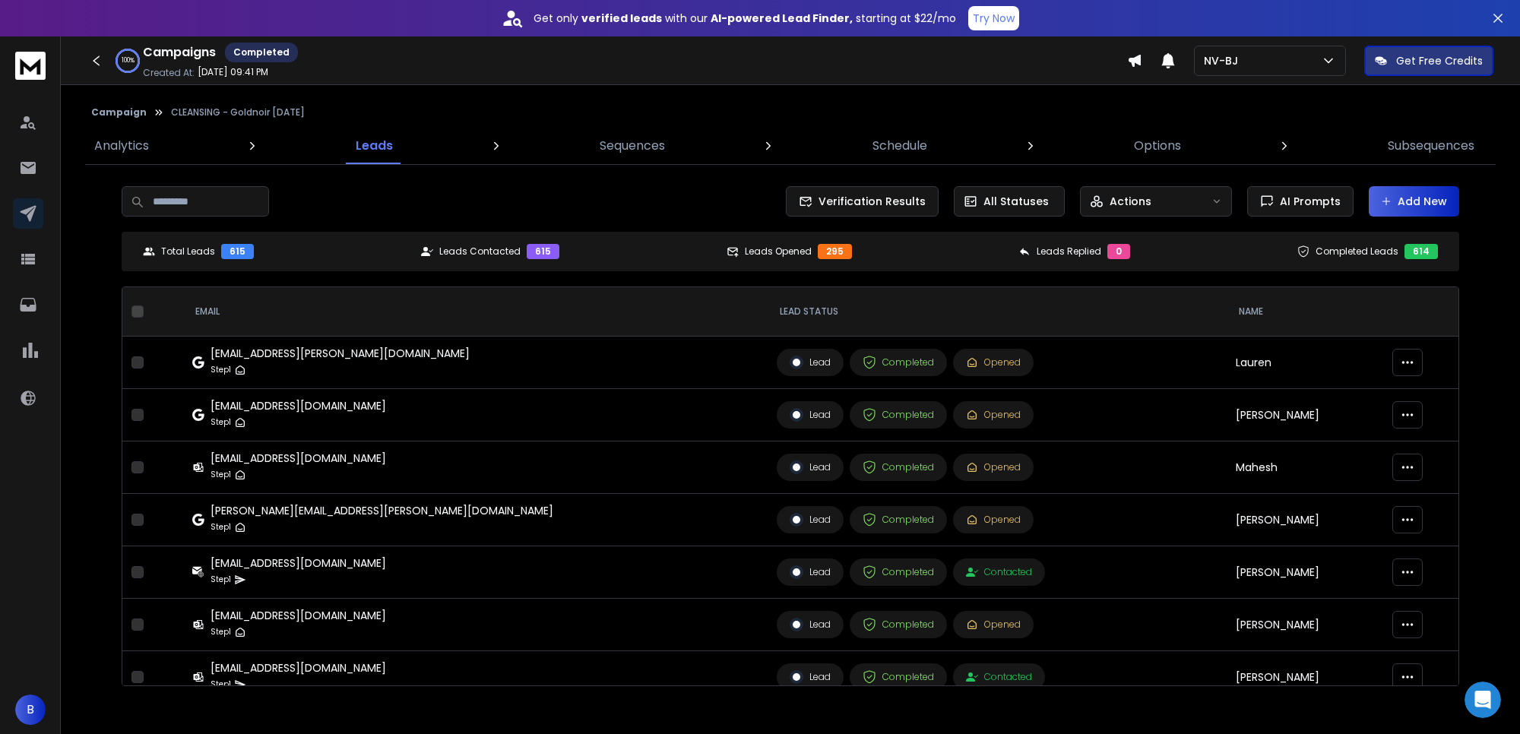
click at [790, 358] on div "Lead" at bounding box center [810, 363] width 41 height 14
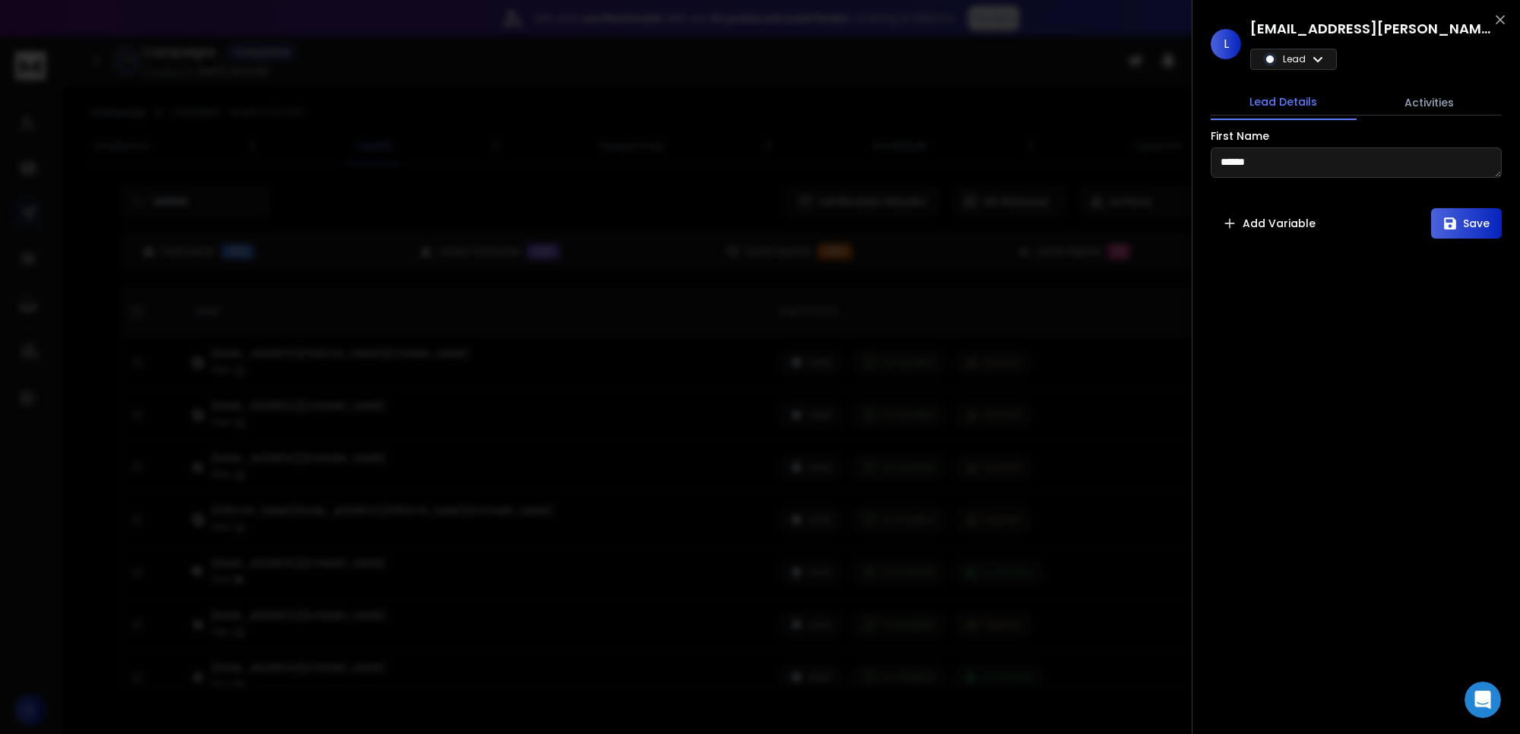
click at [694, 361] on div at bounding box center [760, 367] width 1520 height 734
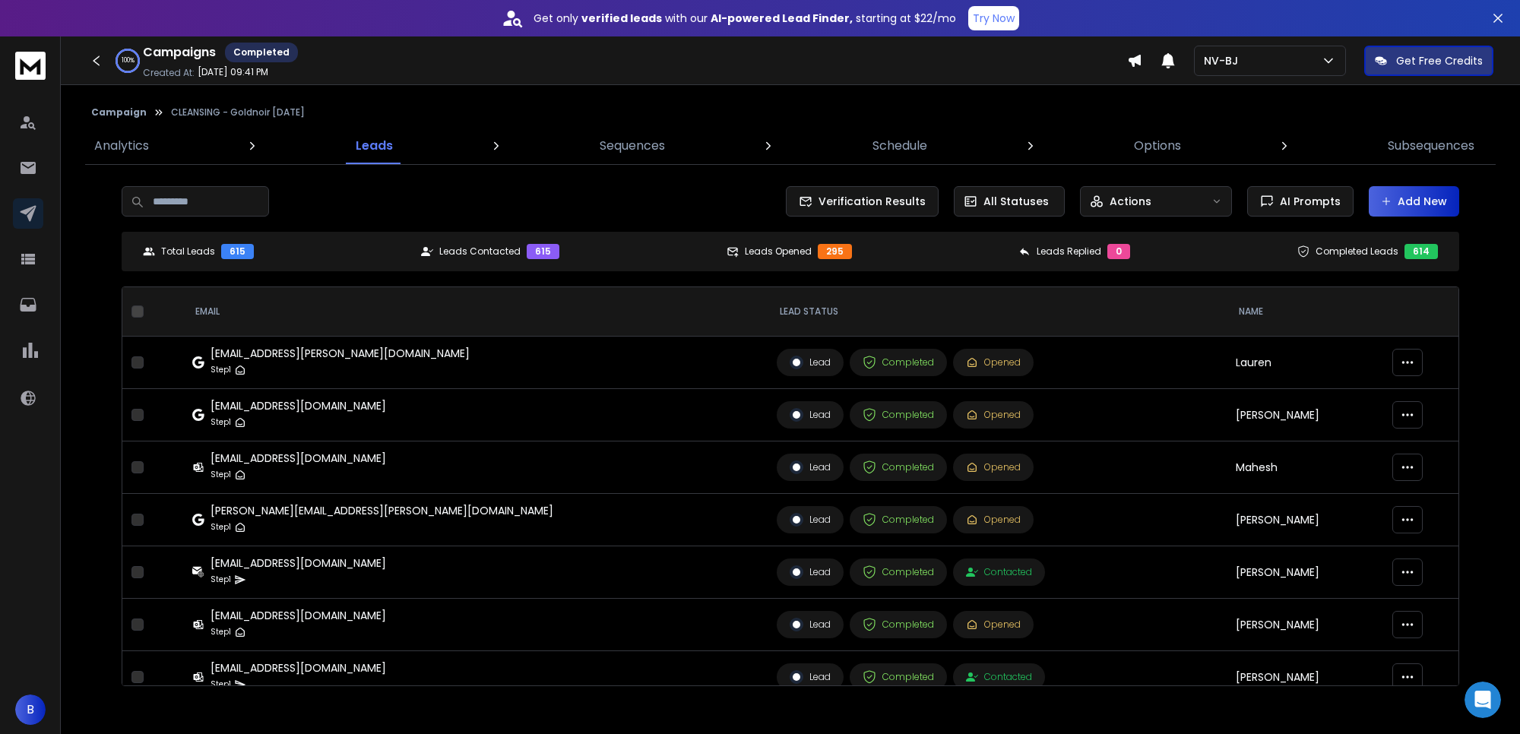
click at [790, 362] on span at bounding box center [797, 363] width 14 height 14
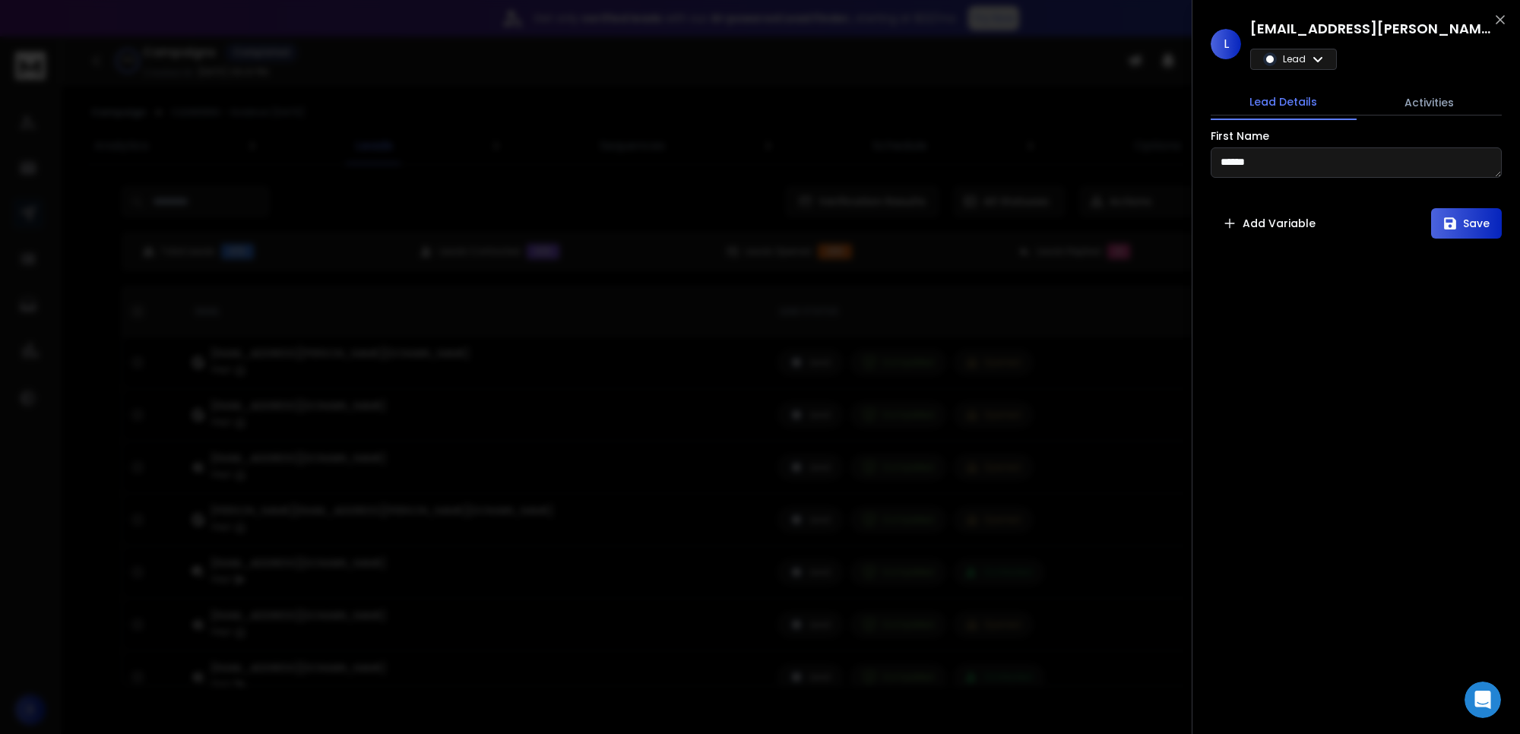
click at [681, 353] on div at bounding box center [760, 367] width 1520 height 734
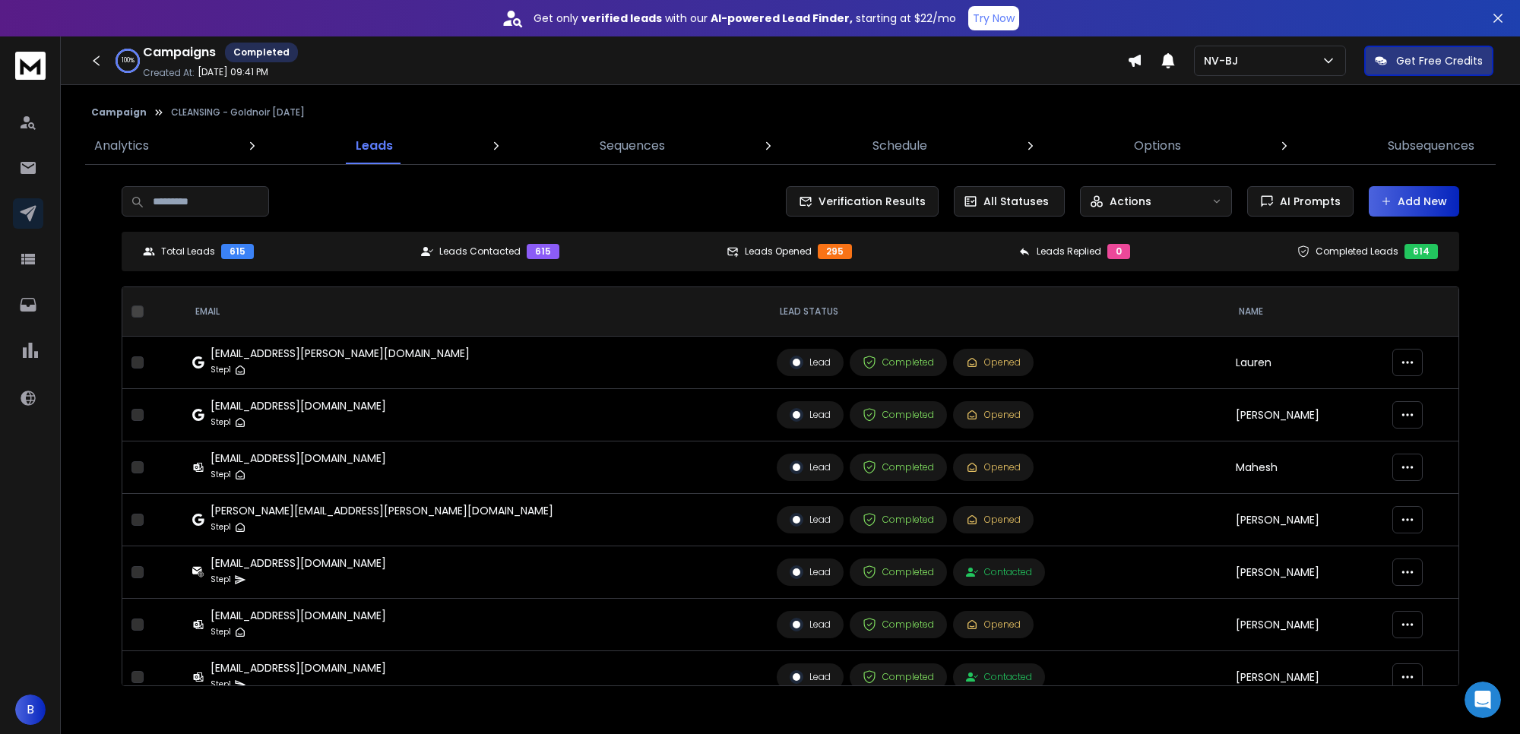
click at [1367, 199] on icon at bounding box center [1386, 201] width 11 height 11
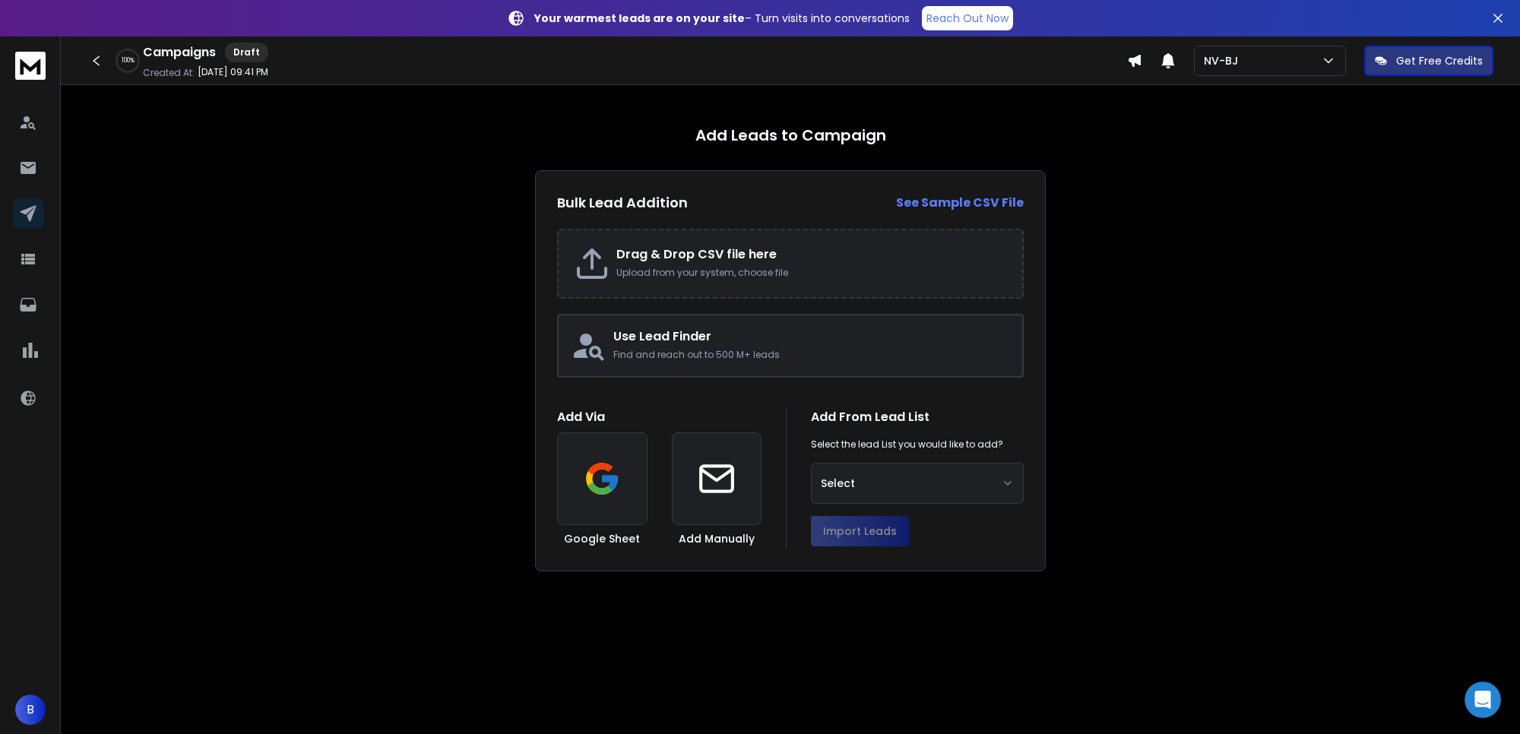
click at [1148, 244] on div "Add Leads to Campaign Bulk Lead Addition See Sample CSV File Drag & Drop CSV fi…" at bounding box center [790, 348] width 778 height 447
click at [428, 315] on div "Add Leads to Campaign Bulk Lead Addition See Sample CSV File Drag & Drop CSV fi…" at bounding box center [790, 348] width 778 height 447
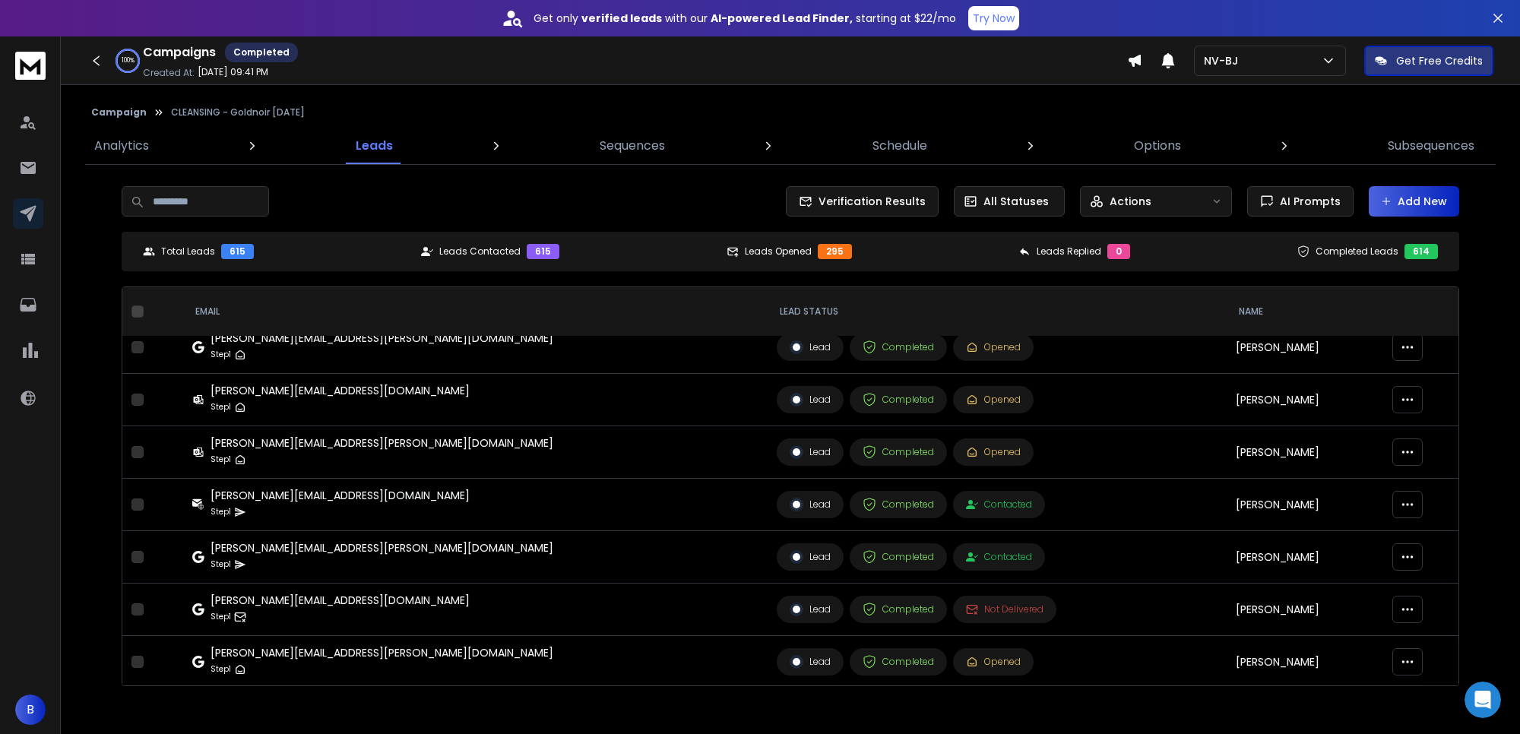
scroll to position [2293, 0]
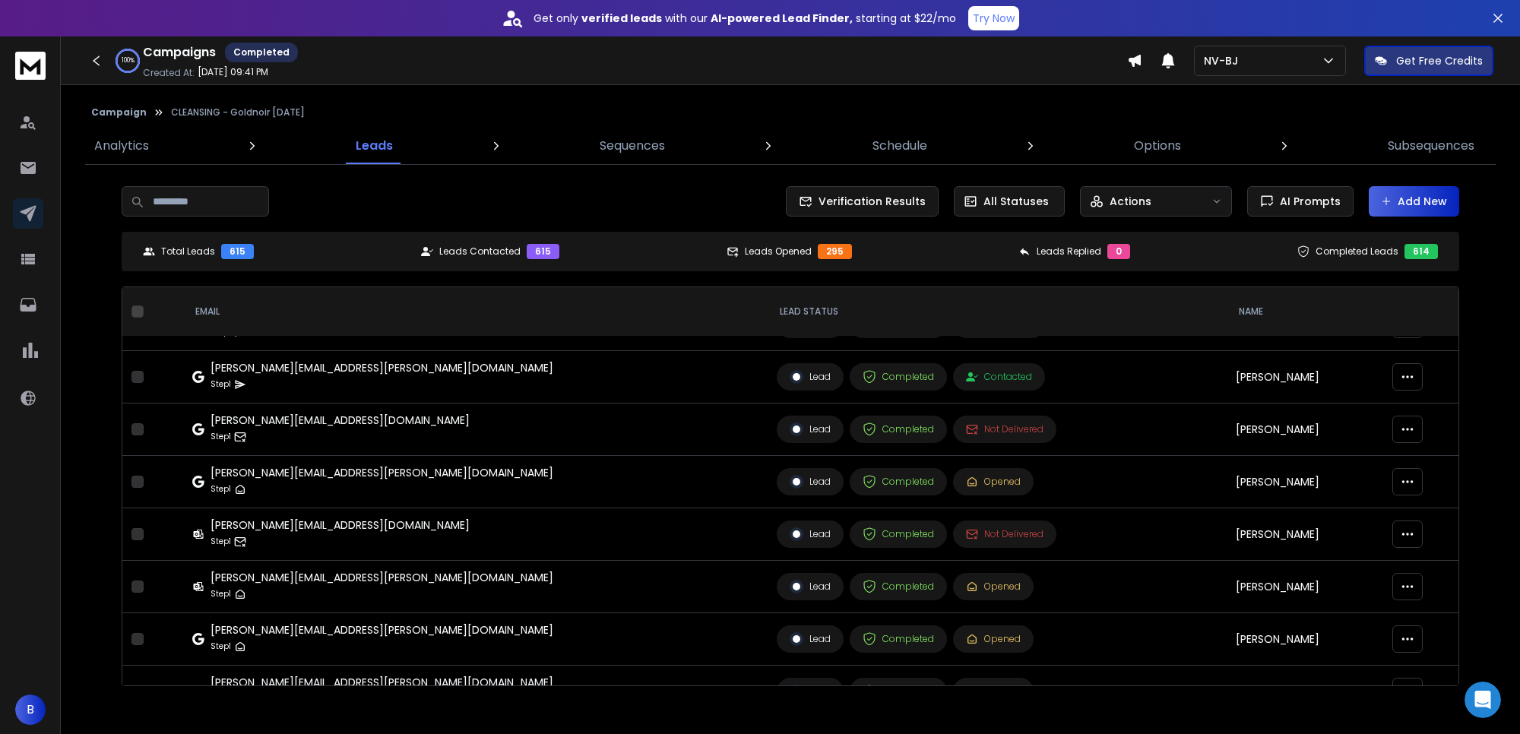
click at [1367, 545] on button "button" at bounding box center [1407, 534] width 30 height 27
click at [1367, 541] on icon "button" at bounding box center [1408, 534] width 14 height 14
click at [27, 219] on icon at bounding box center [28, 213] width 18 height 18
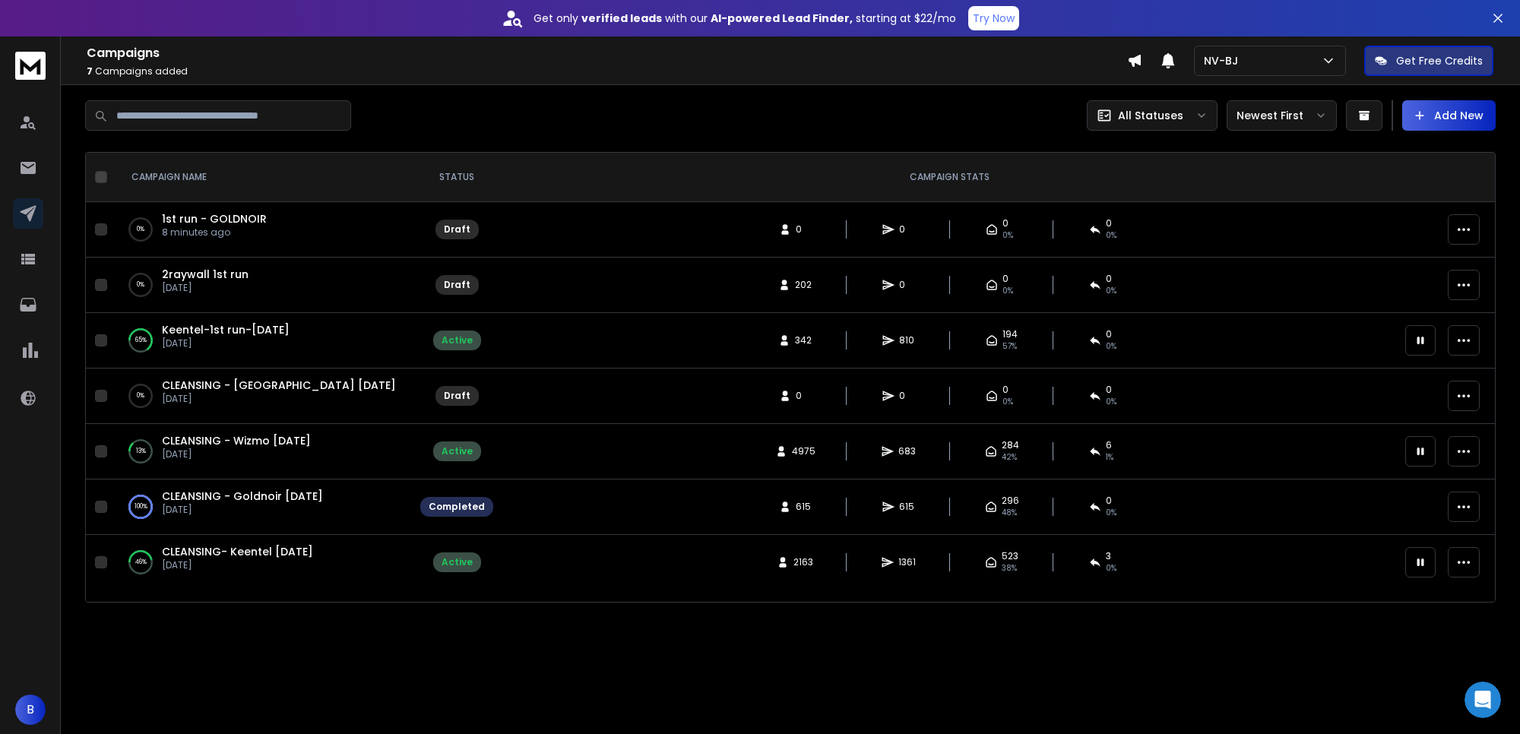
click at [248, 226] on p "8 minutes ago" at bounding box center [214, 232] width 105 height 12
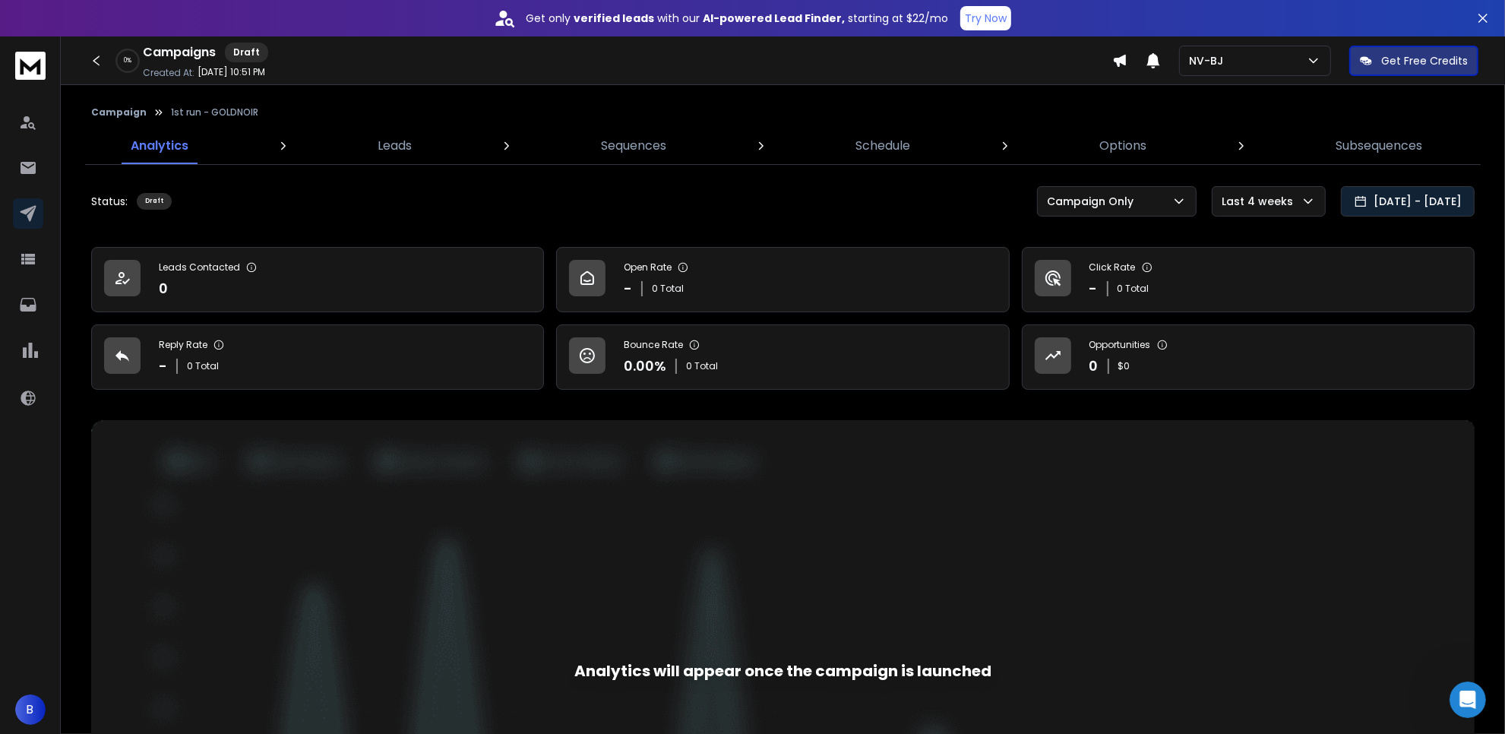
click at [1354, 202] on button "21 Jul 2025 - 18 Aug 2025" at bounding box center [1408, 201] width 134 height 30
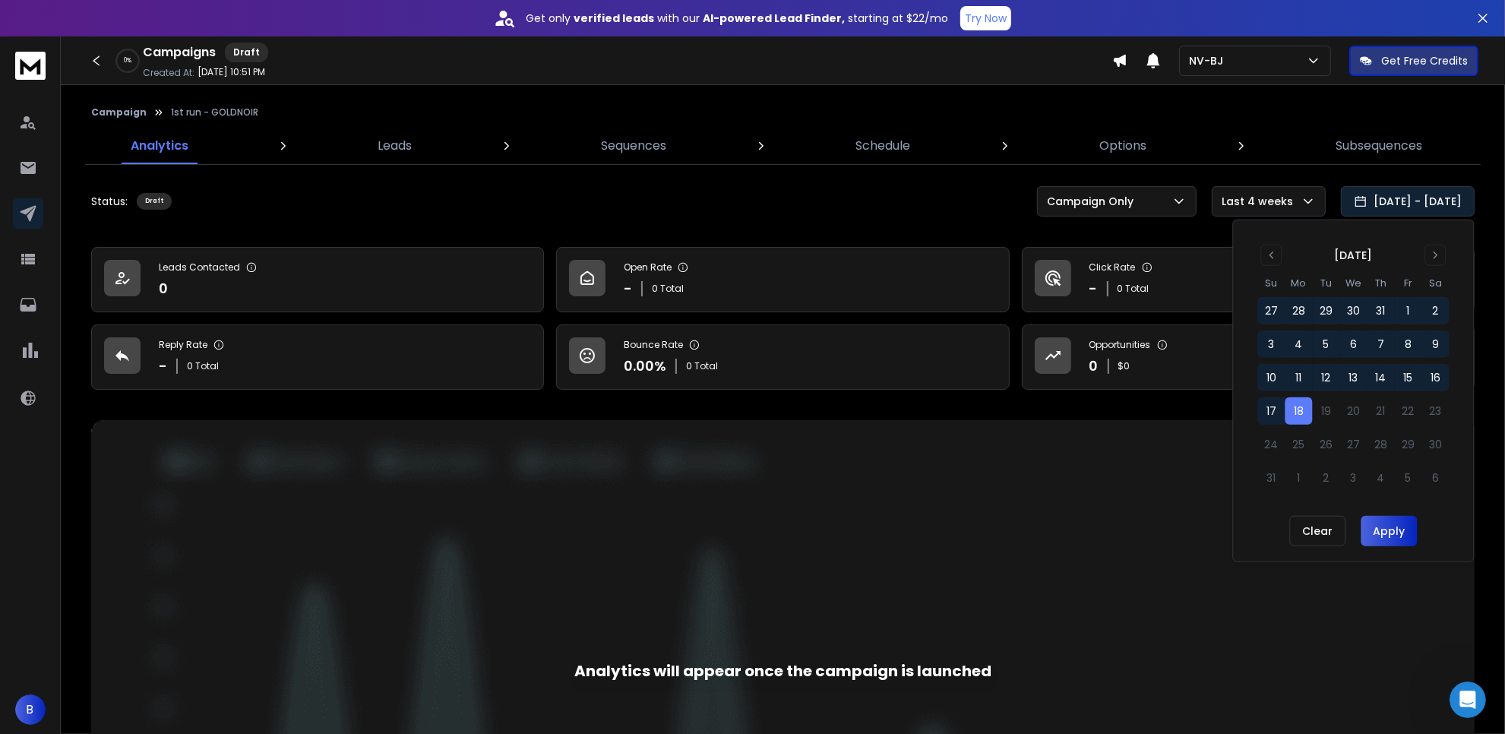
click at [1367, 202] on button "21 Jul 2025 - 18 Aug 2025" at bounding box center [1408, 201] width 134 height 30
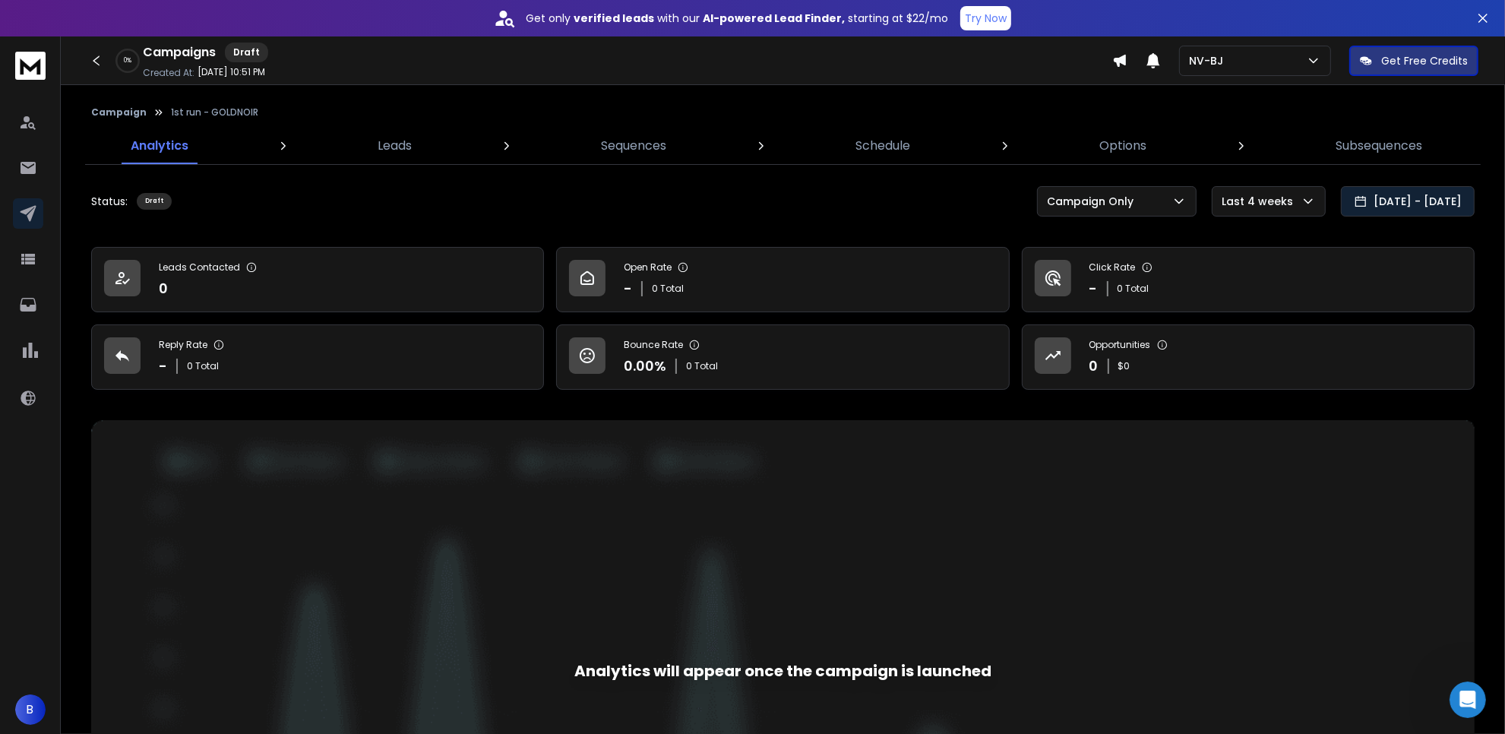
click at [1367, 207] on button "21 Jul 2025 - 18 Aug 2025" at bounding box center [1408, 201] width 134 height 30
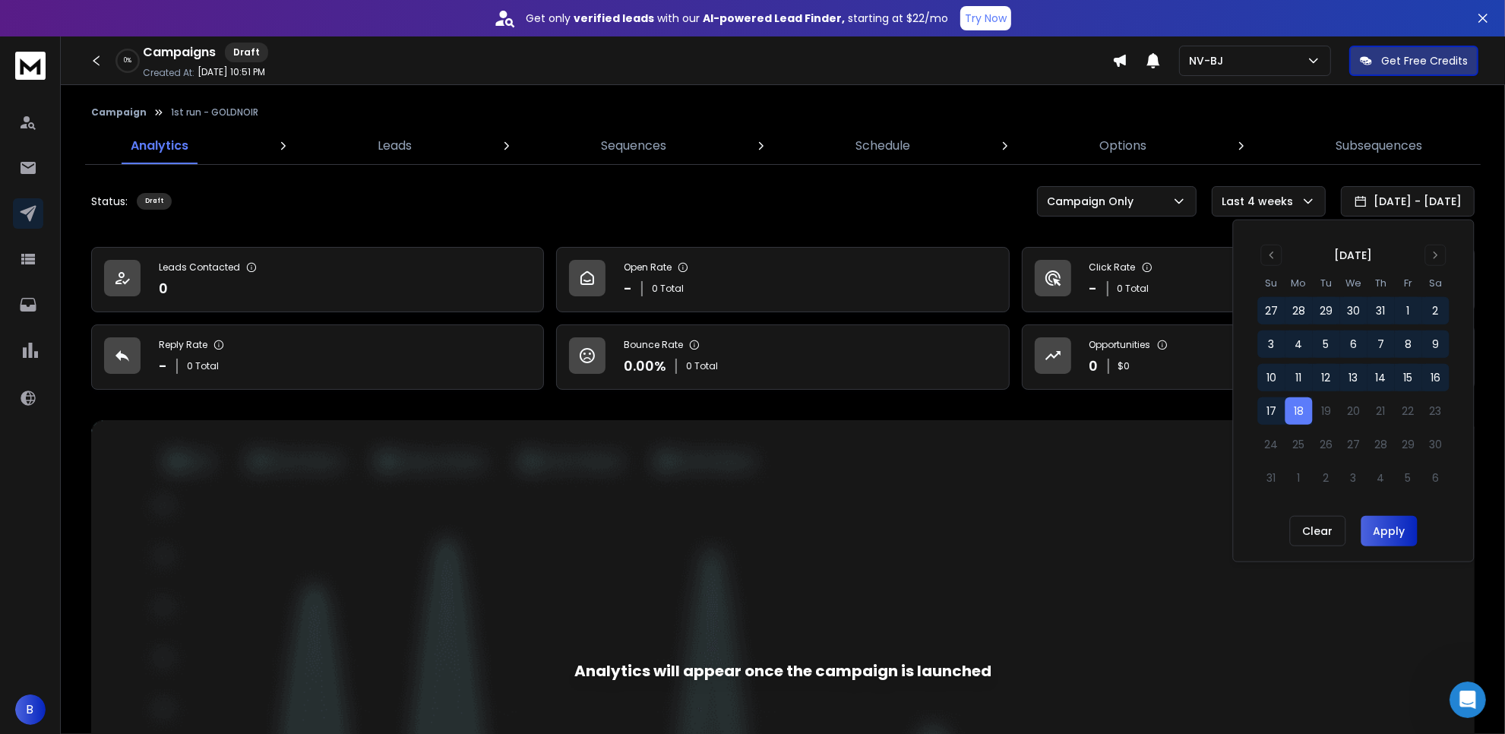
click at [1281, 133] on div "Analytics Leads Sequences Schedule Options Subsequences" at bounding box center [777, 146] width 1384 height 36
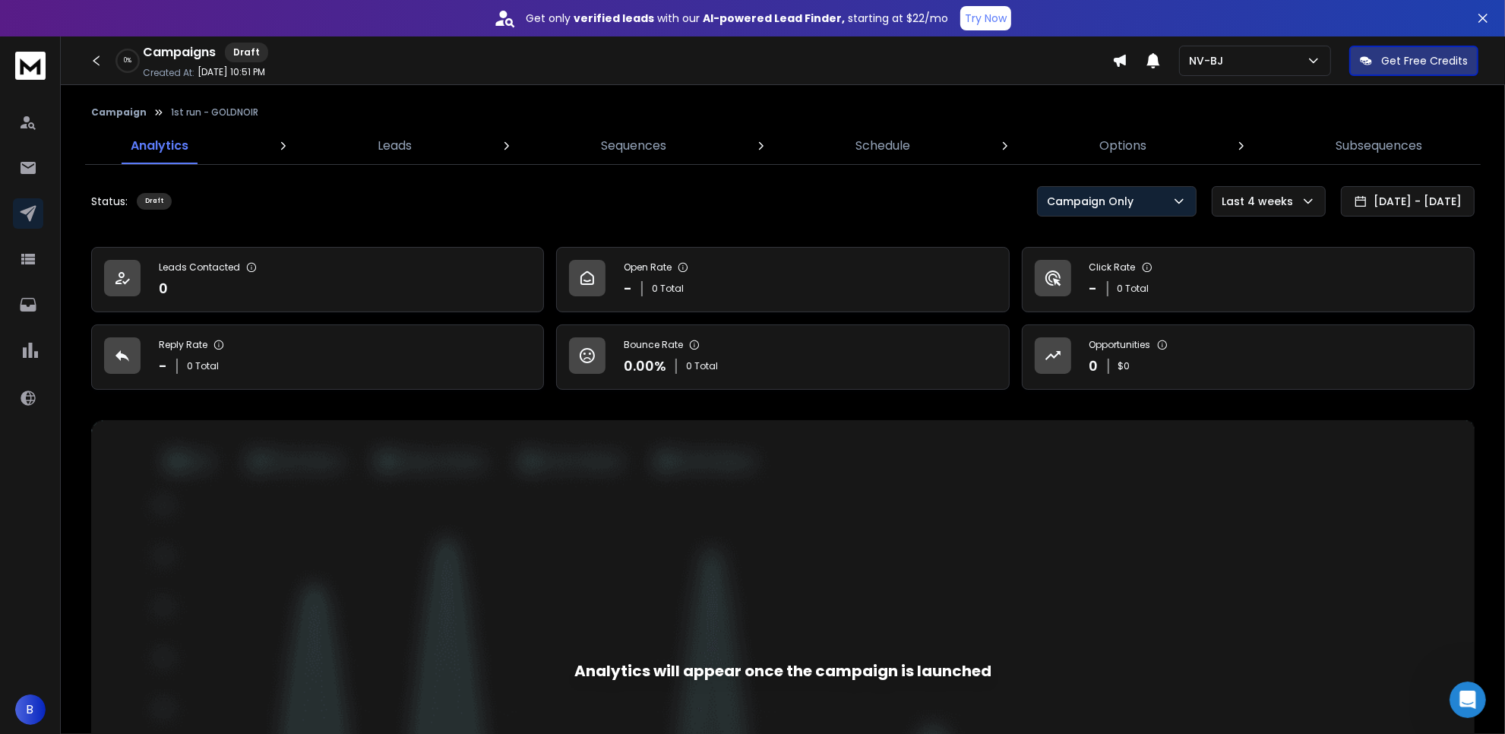
click at [1135, 192] on button "Campaign Only" at bounding box center [1117, 201] width 160 height 30
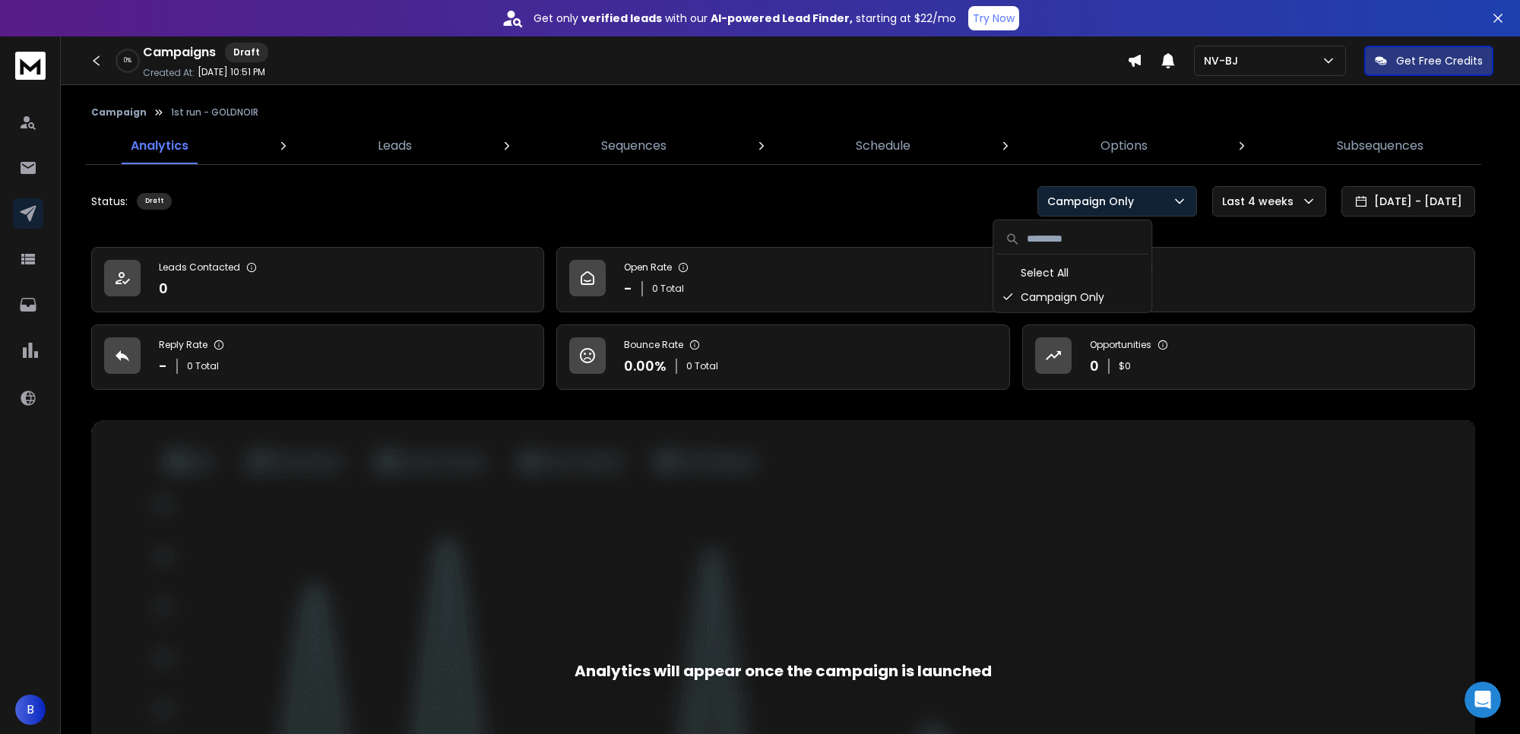
click at [1172, 195] on icon at bounding box center [1179, 201] width 15 height 15
click at [1301, 195] on icon "button" at bounding box center [1308, 201] width 15 height 15
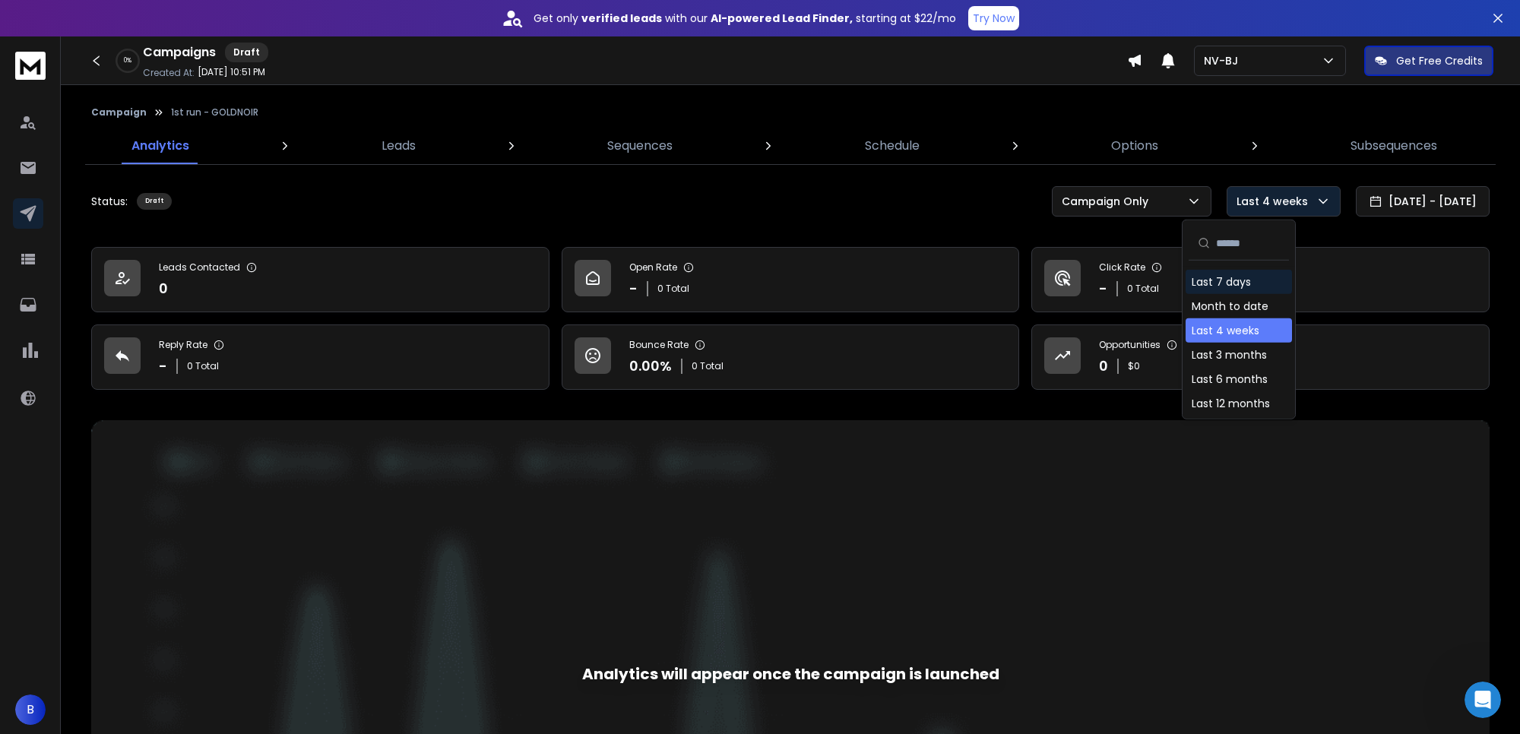
click at [1266, 195] on div "Last 4 weeks" at bounding box center [1283, 201] width 94 height 15
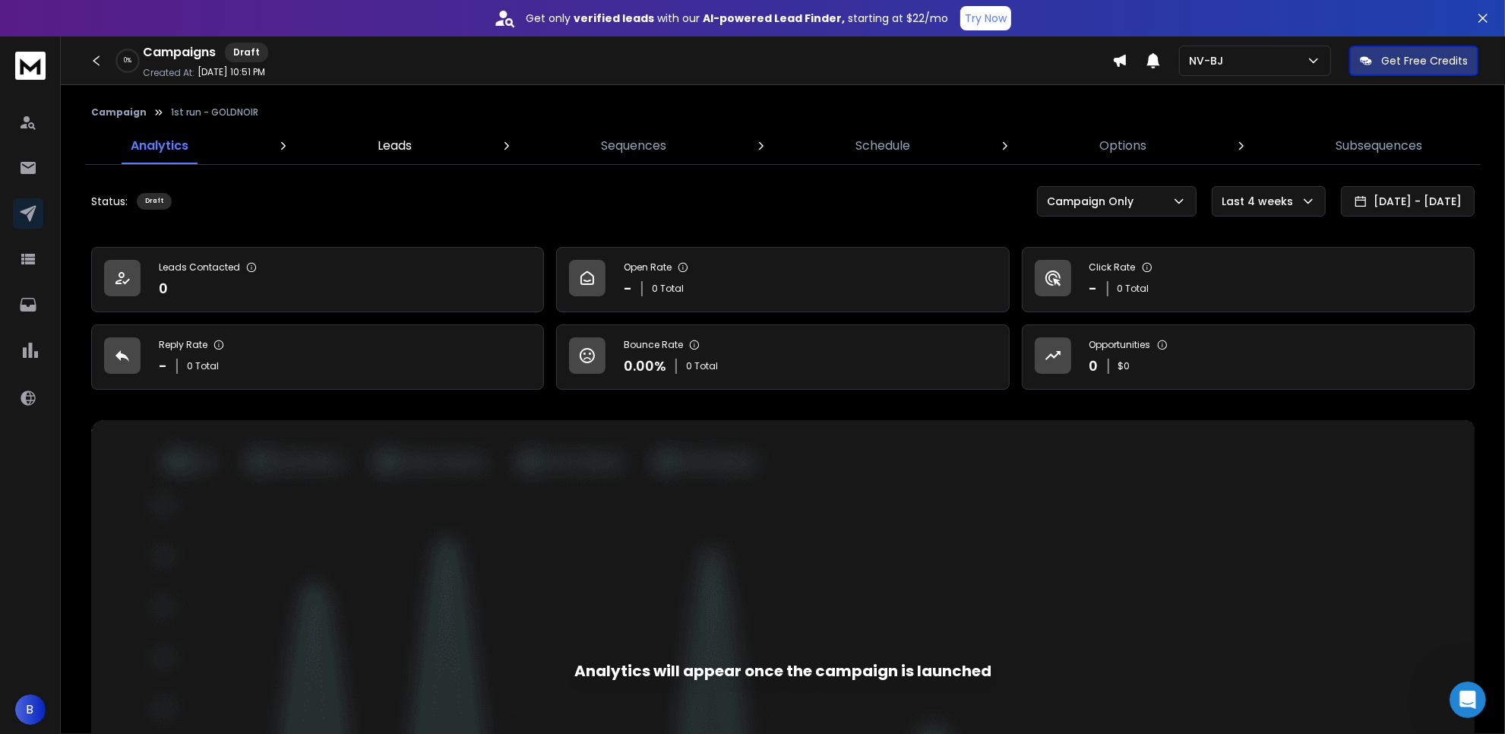
click at [401, 153] on p "Leads" at bounding box center [395, 146] width 34 height 18
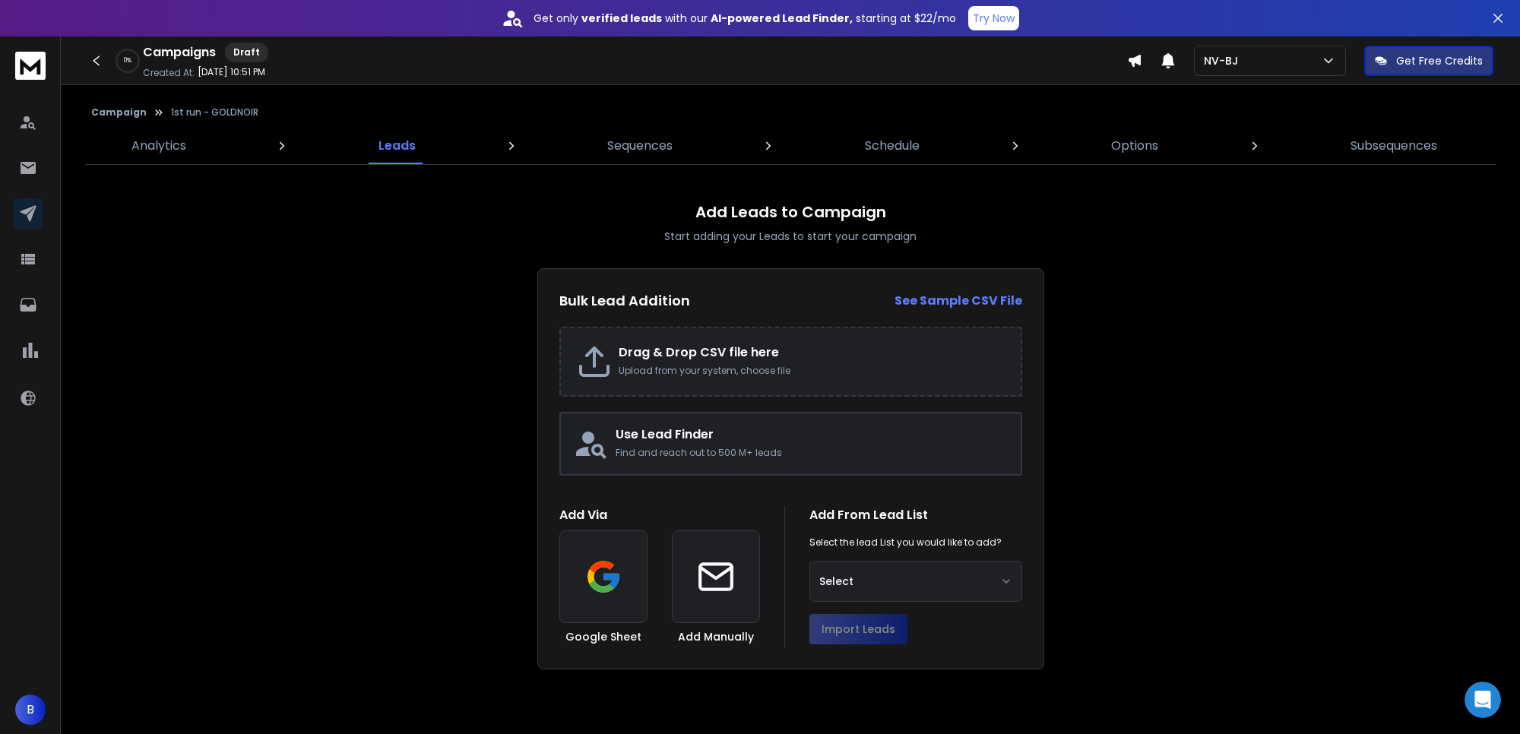
click at [605, 358] on icon at bounding box center [594, 361] width 36 height 36
click at [33, 202] on link at bounding box center [28, 213] width 30 height 30
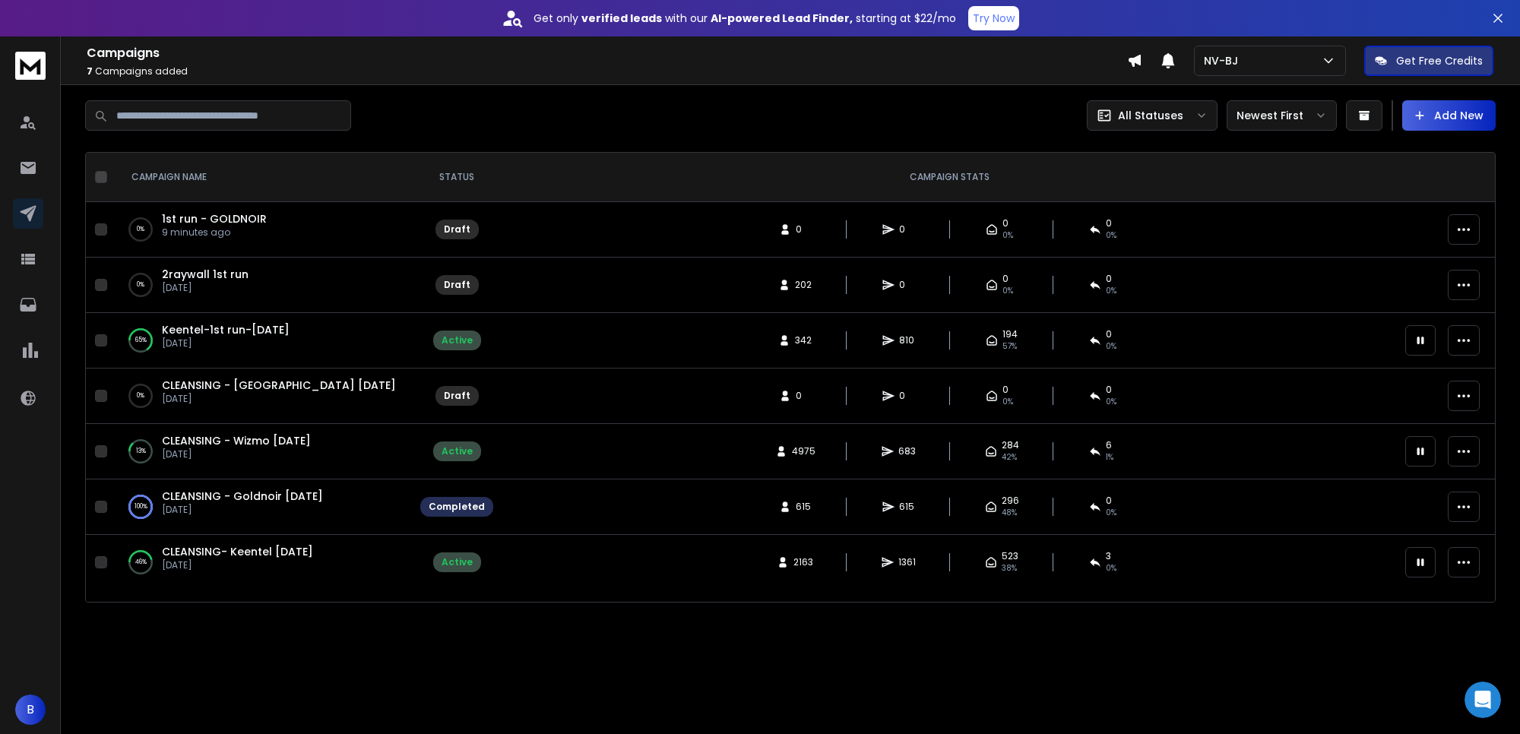
click at [234, 504] on span "CLEANSING - Goldnoir [DATE]" at bounding box center [242, 496] width 161 height 15
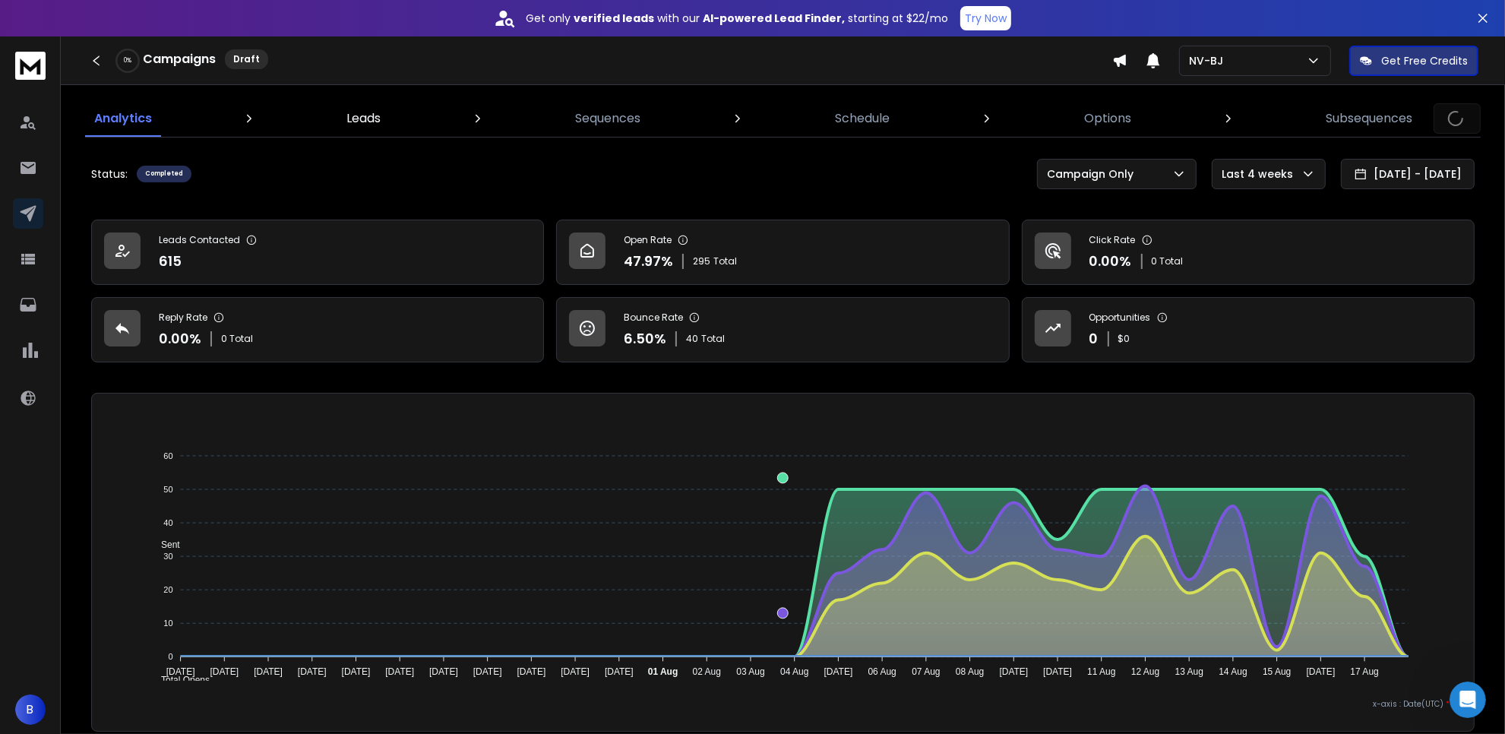
click at [381, 111] on link "Leads" at bounding box center [363, 118] width 52 height 36
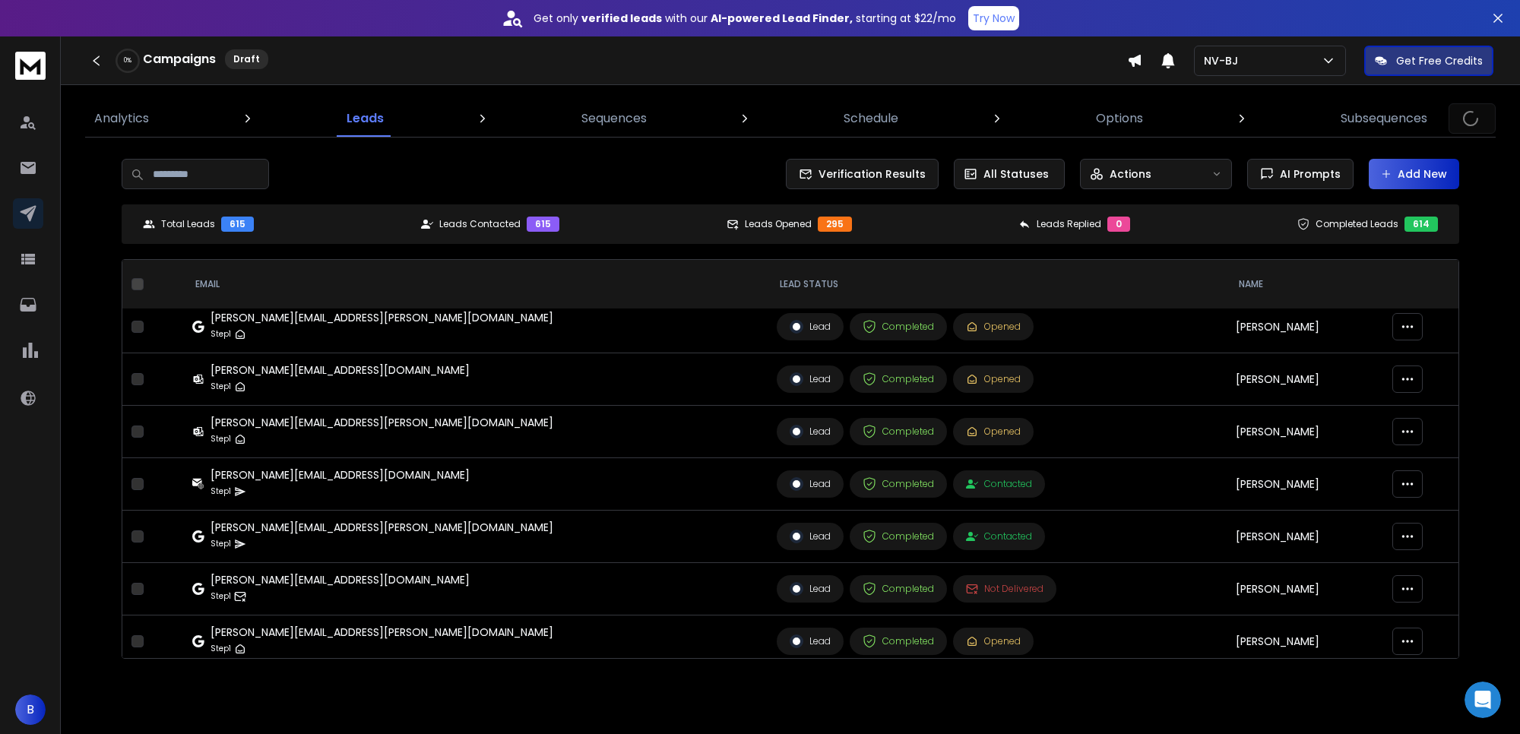
scroll to position [2293, 0]
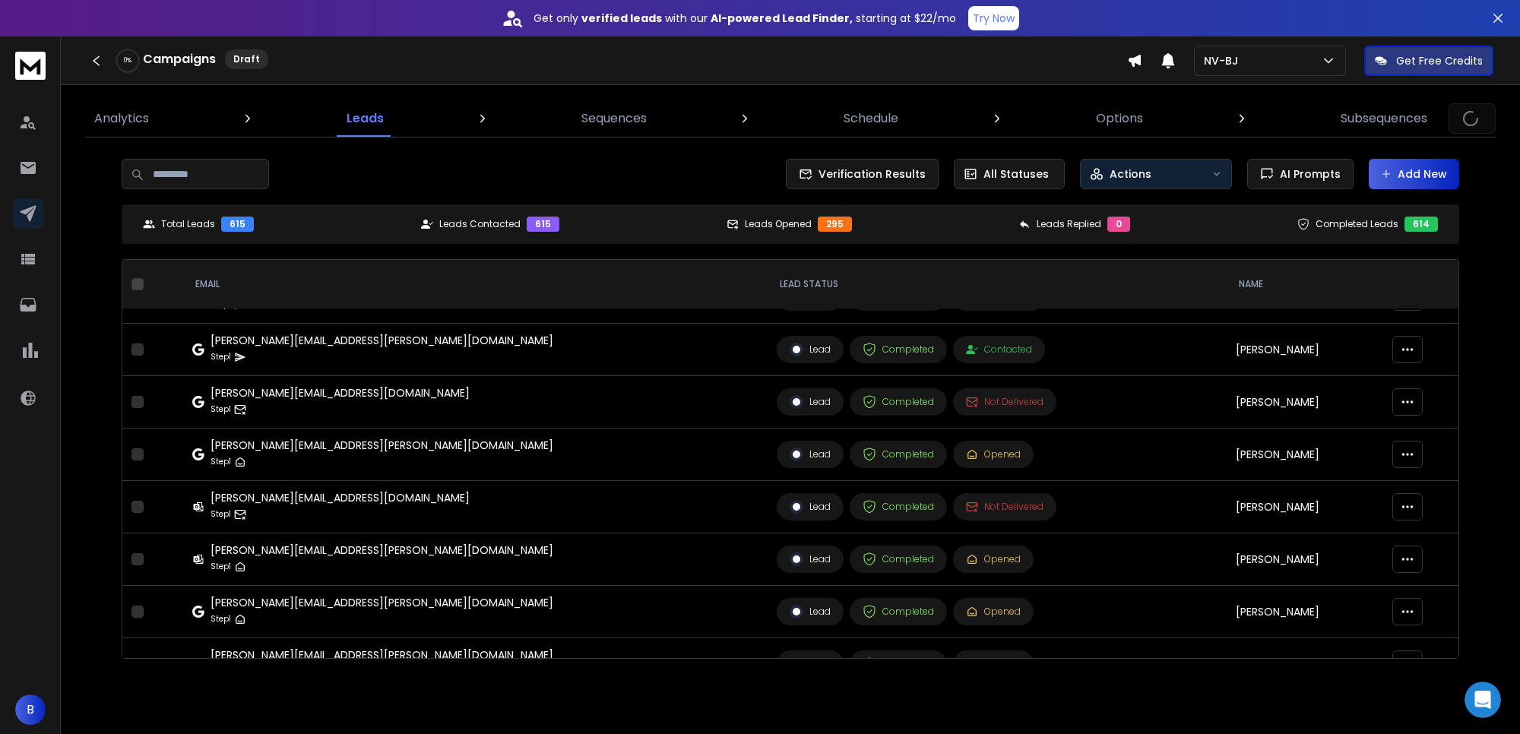
click at [1187, 168] on div "Actions" at bounding box center [1148, 173] width 116 height 15
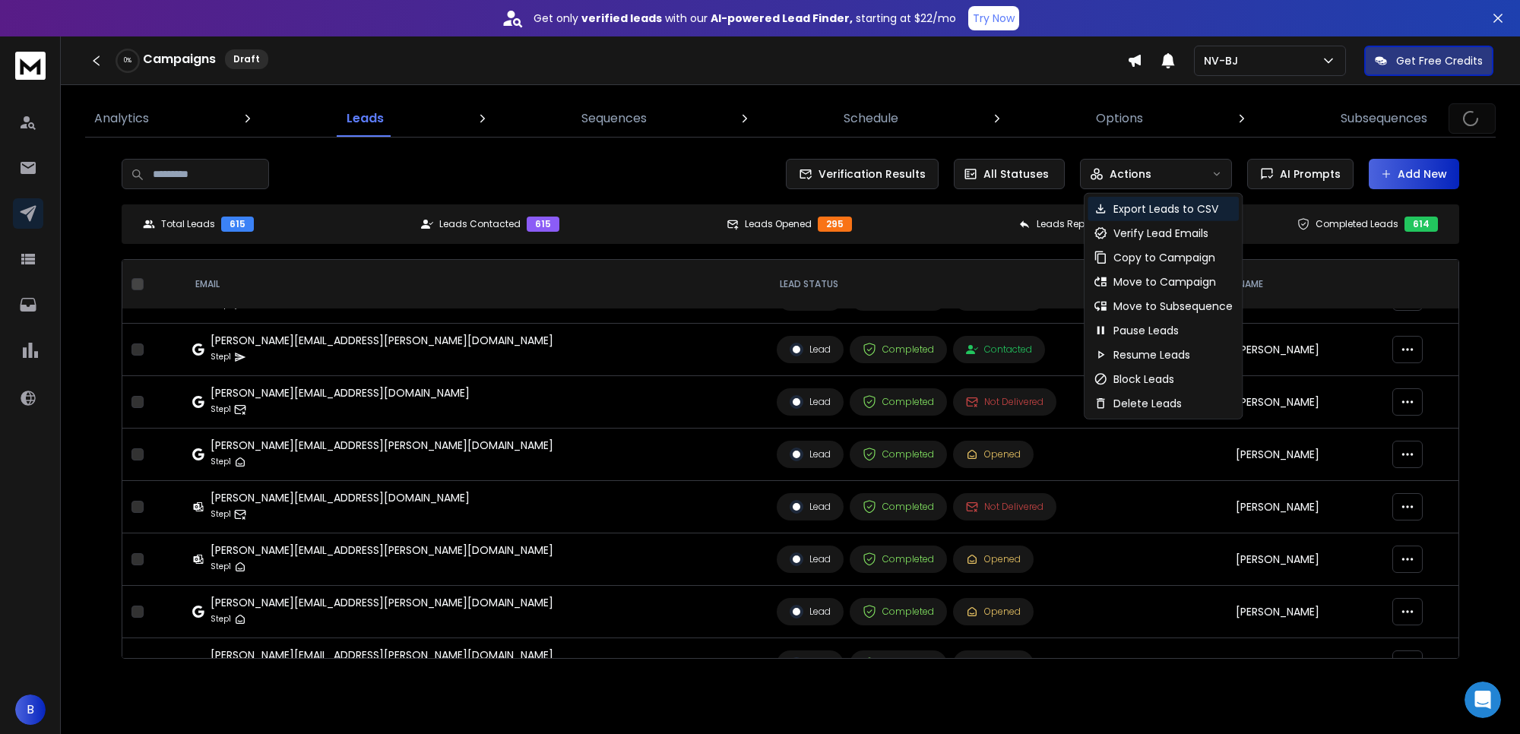
click at [1166, 209] on p "Export Leads to CSV" at bounding box center [1165, 208] width 105 height 15
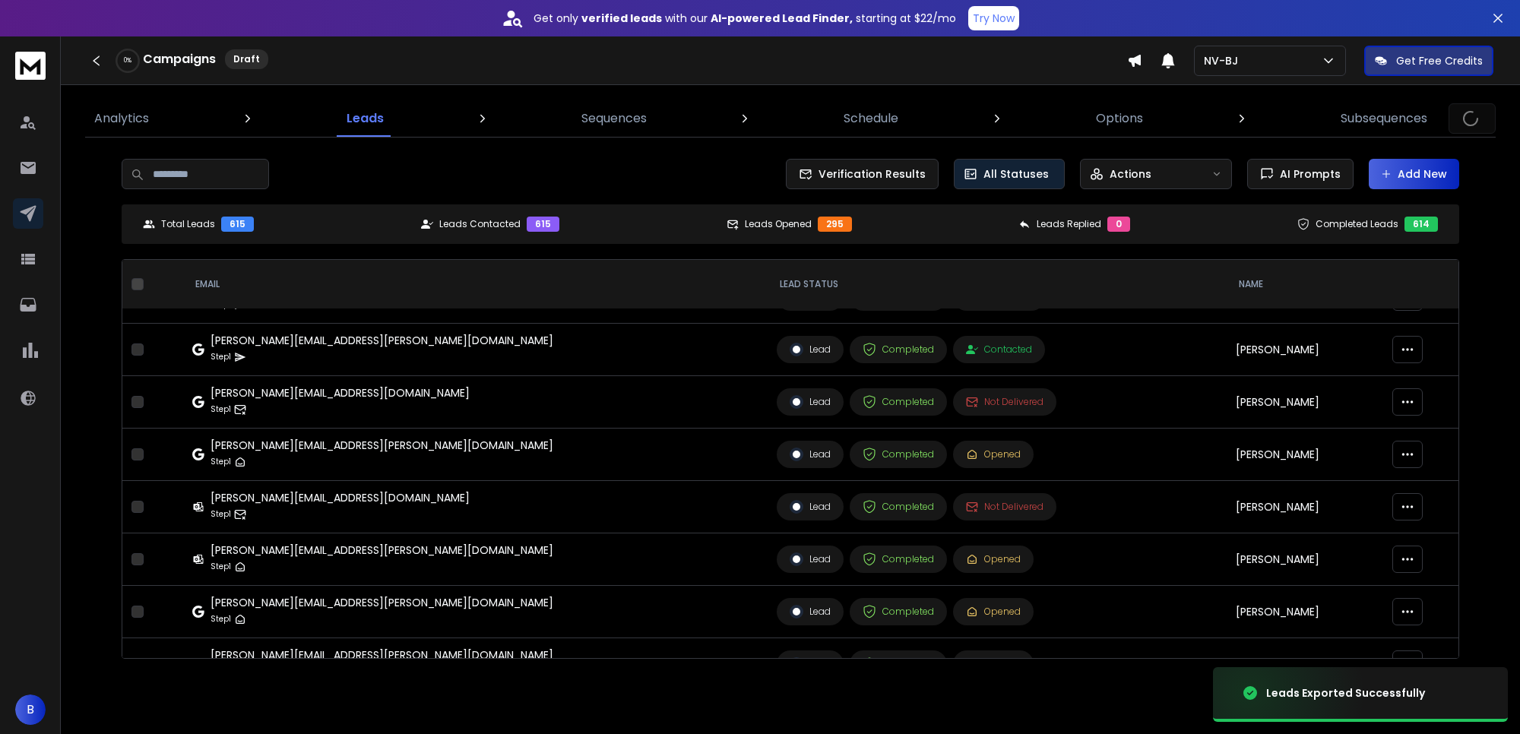
click at [1043, 171] on p "All Statuses" at bounding box center [1015, 173] width 65 height 15
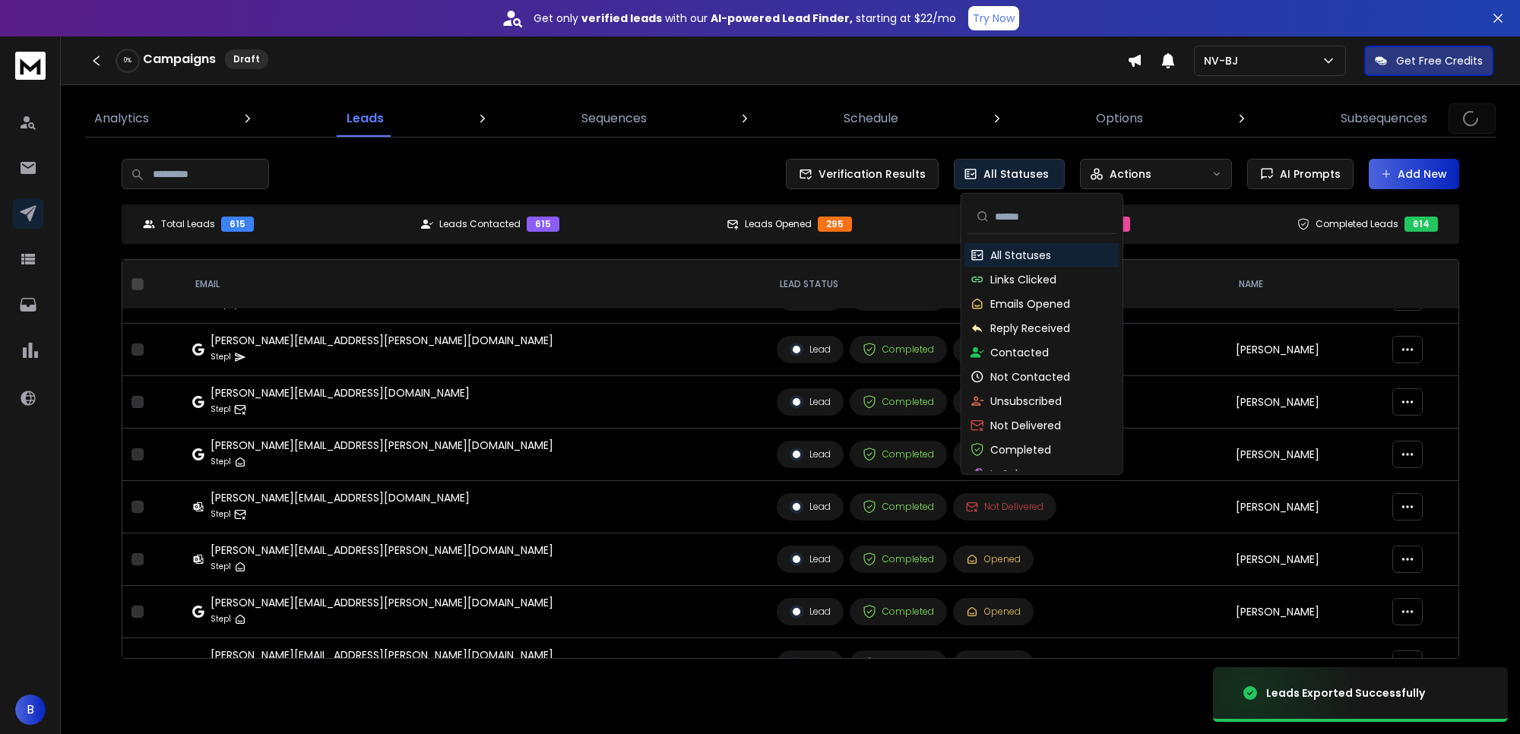
click at [1046, 169] on p "All Statuses" at bounding box center [1015, 173] width 65 height 15
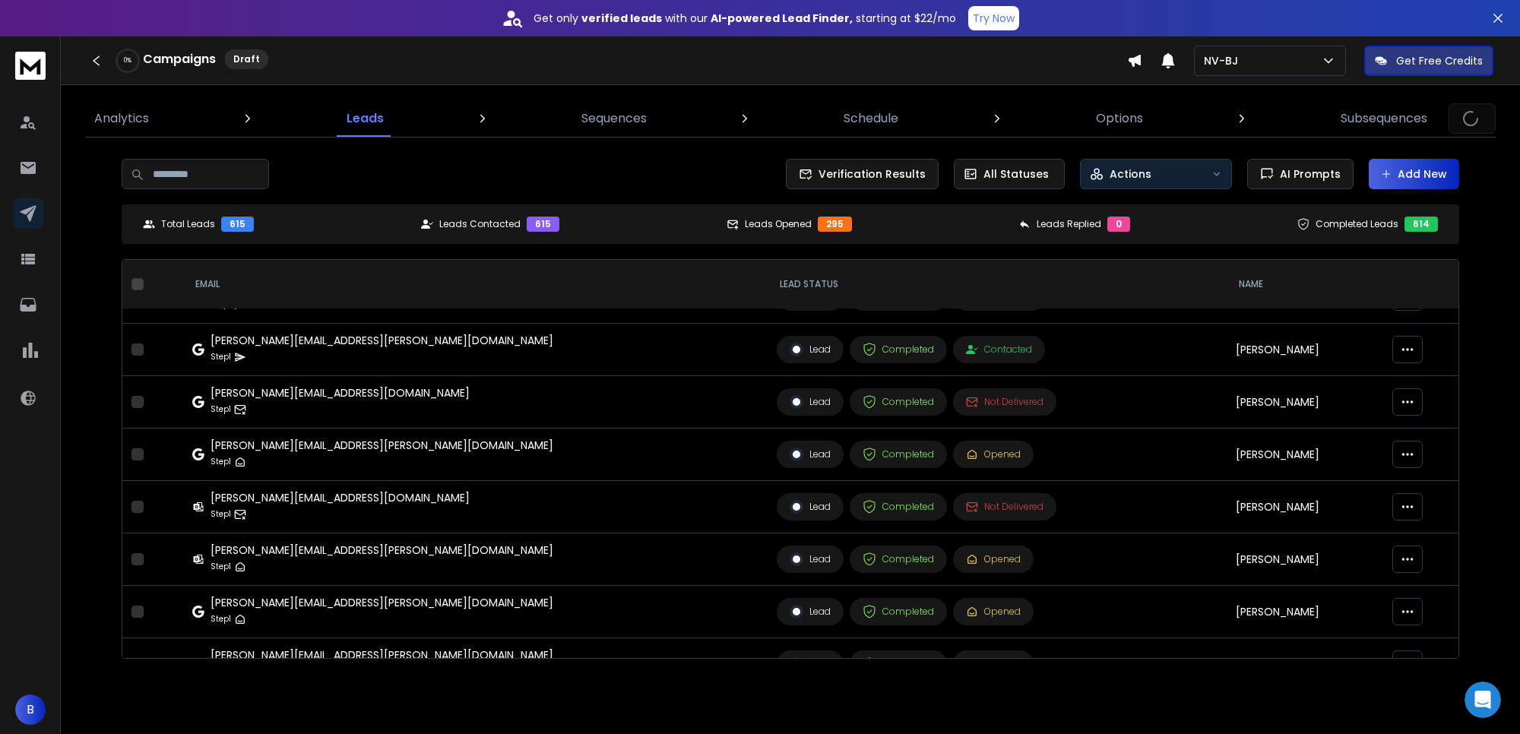
click at [1171, 169] on div "Actions" at bounding box center [1148, 173] width 116 height 15
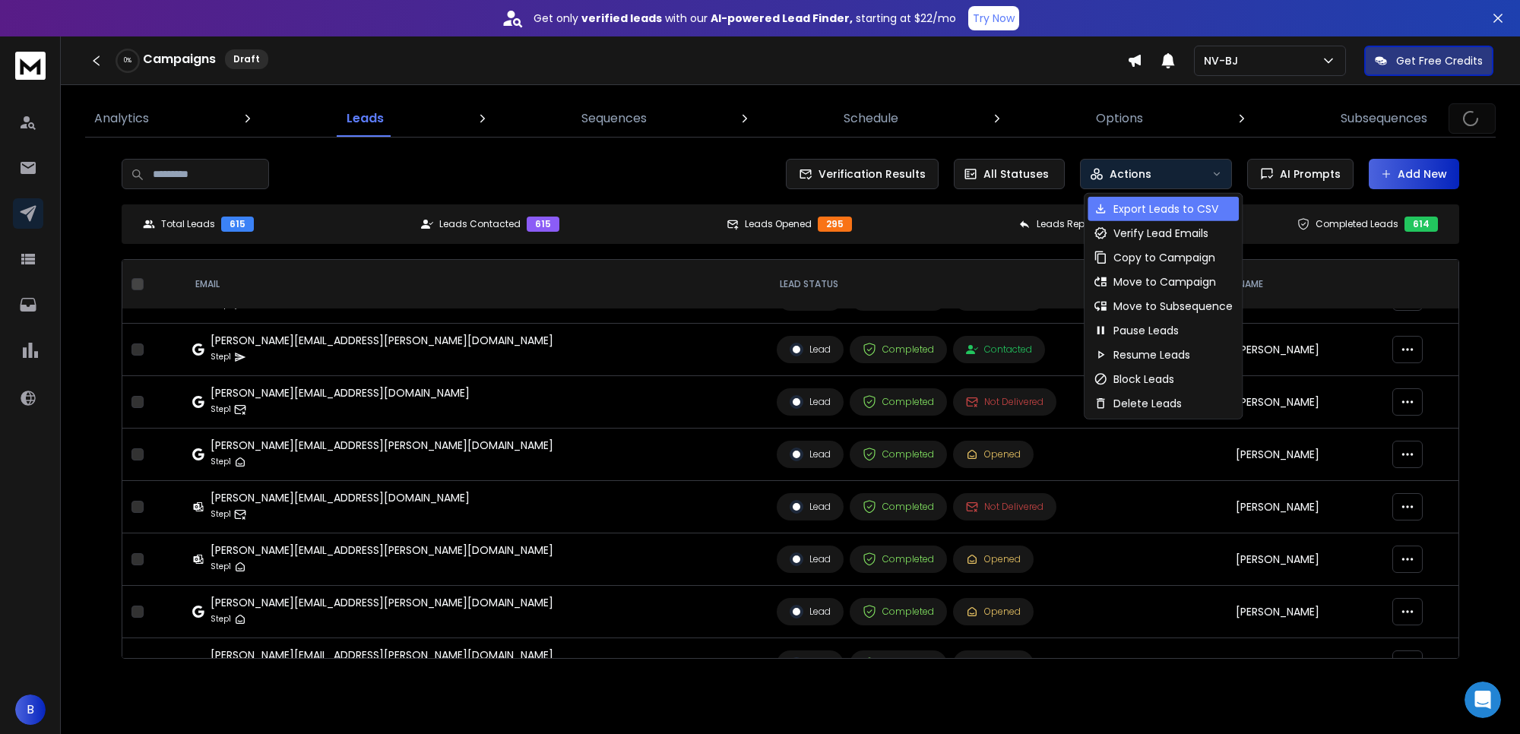
click at [1192, 164] on button "Actions" at bounding box center [1156, 174] width 152 height 30
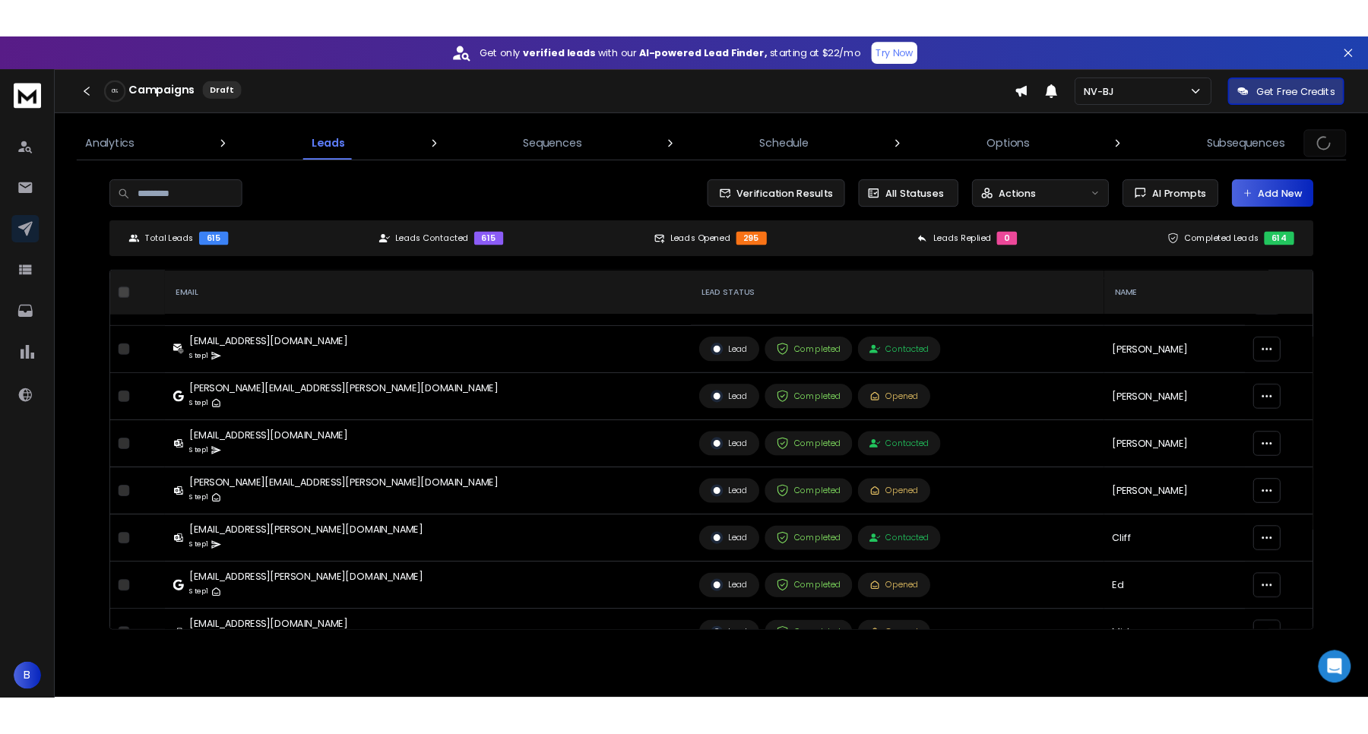
scroll to position [2375, 0]
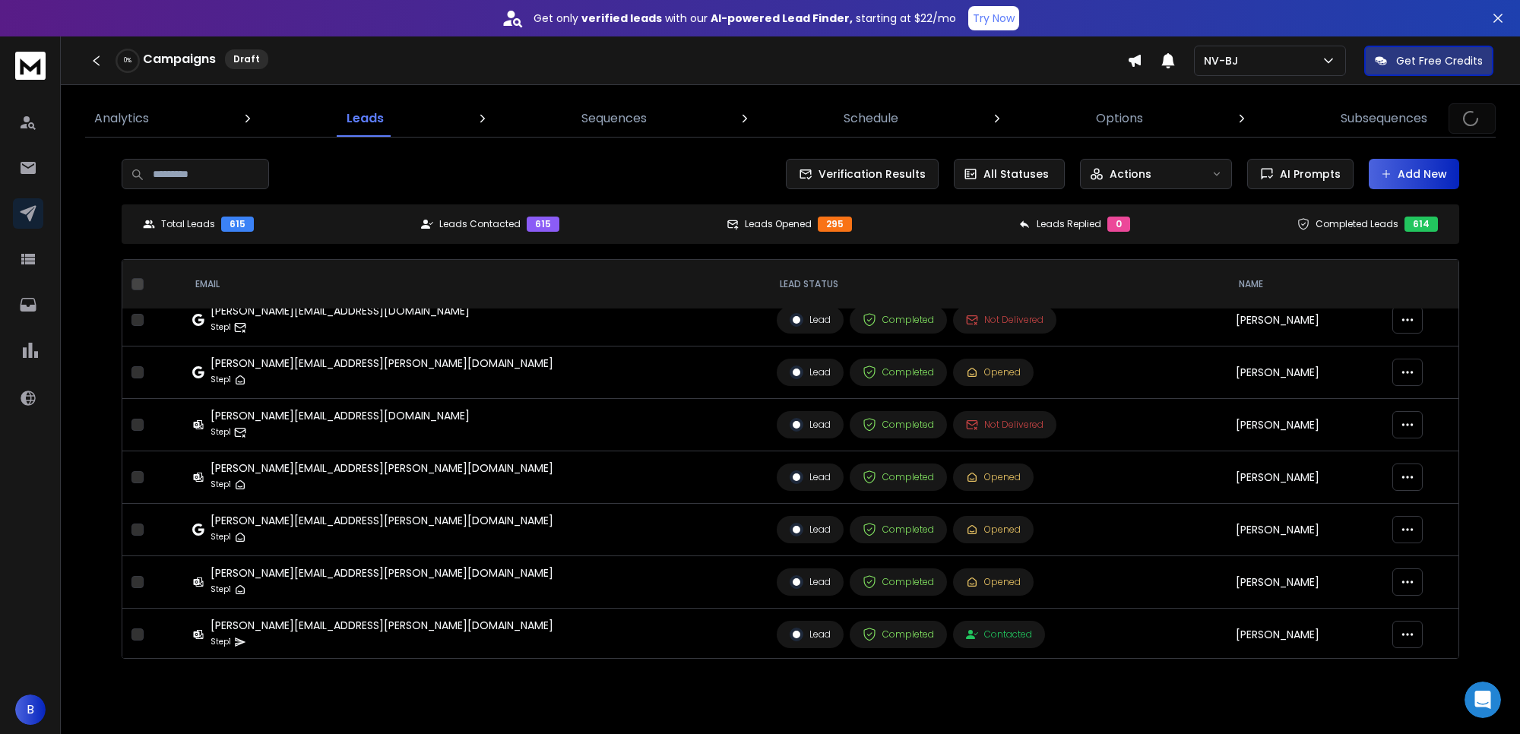
click at [966, 431] on div "Not Delivered" at bounding box center [1005, 425] width 78 height 12
click at [483, 70] on div "0 % Campaigns Draft NV-BJ Get Free Credits" at bounding box center [760, 60] width 1520 height 49
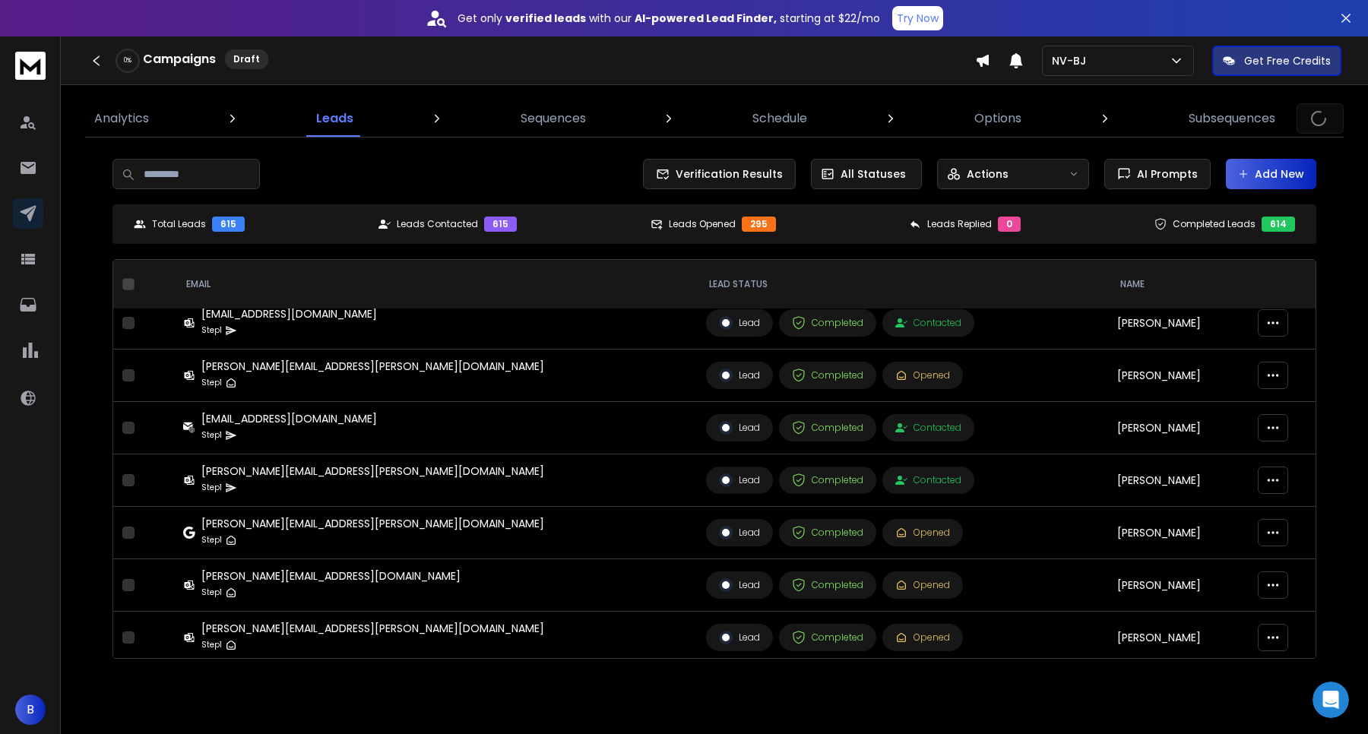
scroll to position [1140, 0]
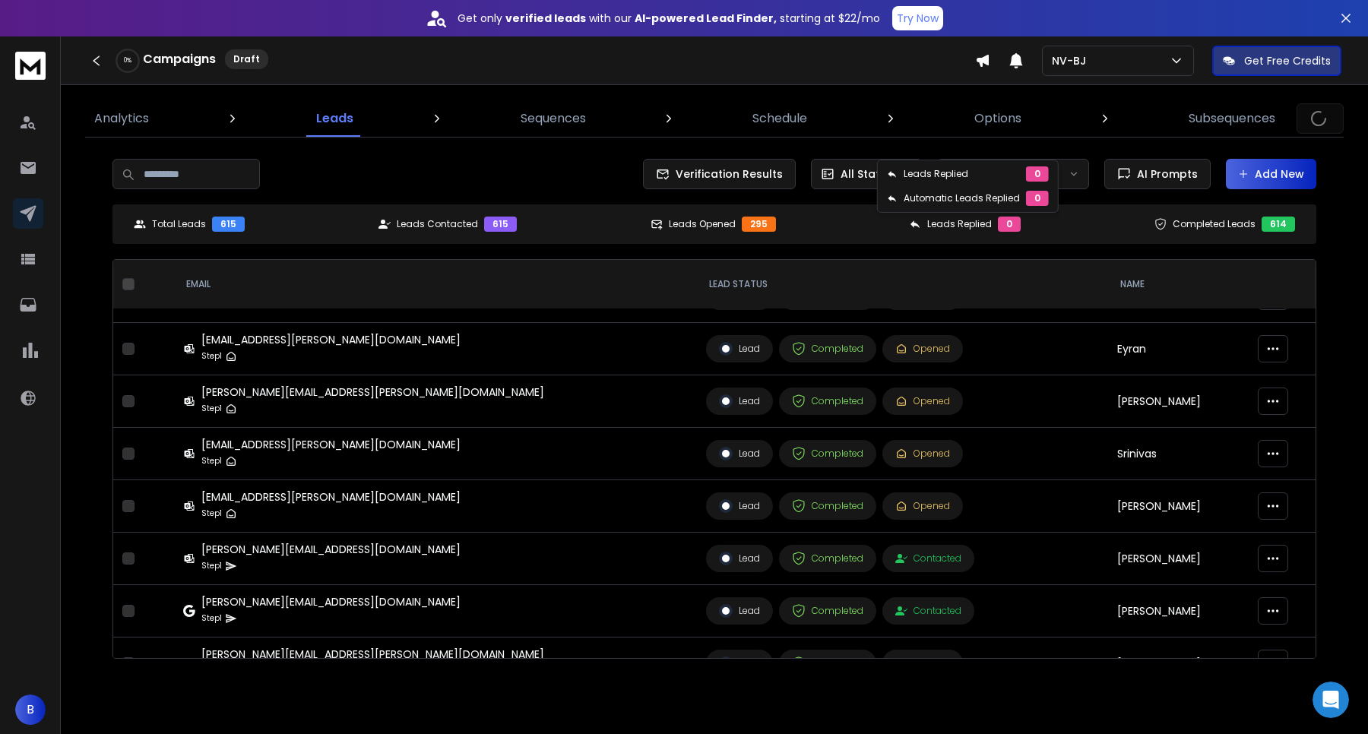
click at [1030, 176] on div "0" at bounding box center [1037, 173] width 23 height 15
click at [1079, 173] on icon "button" at bounding box center [1073, 174] width 11 height 12
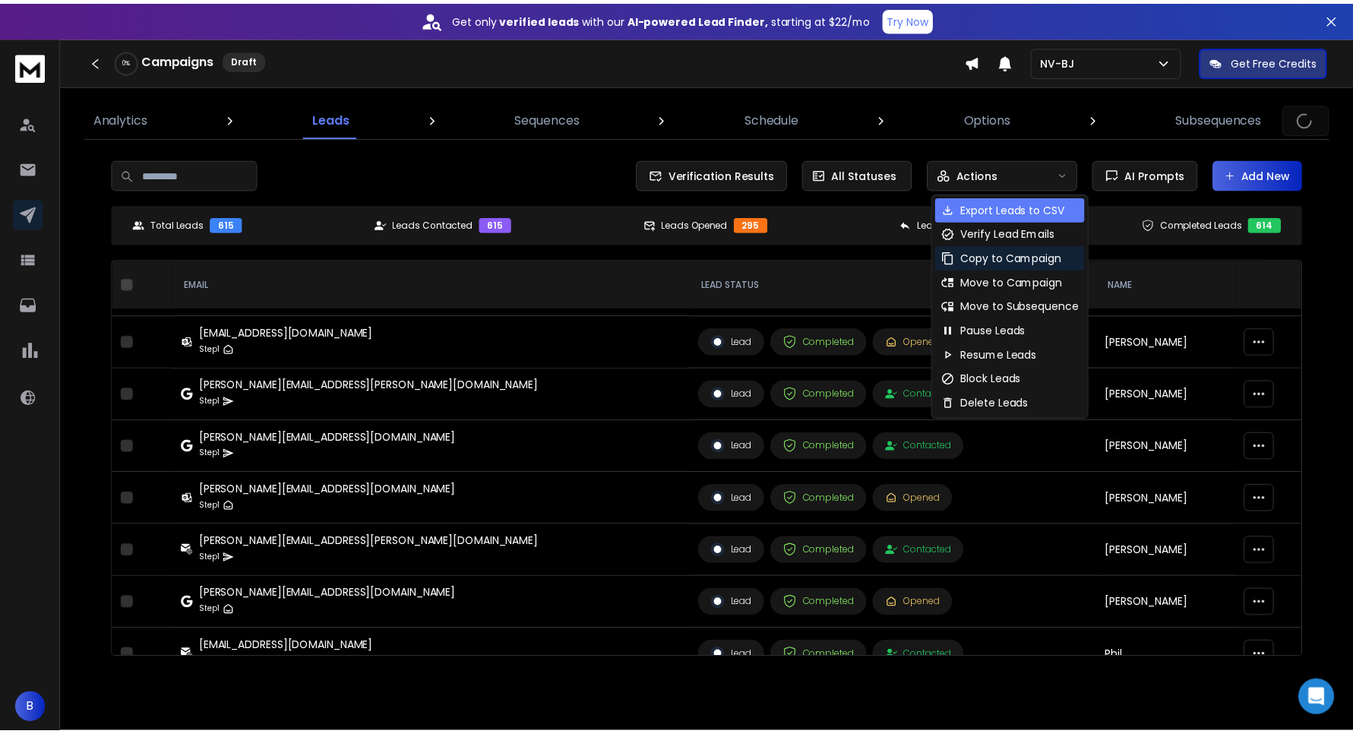
scroll to position [0, 0]
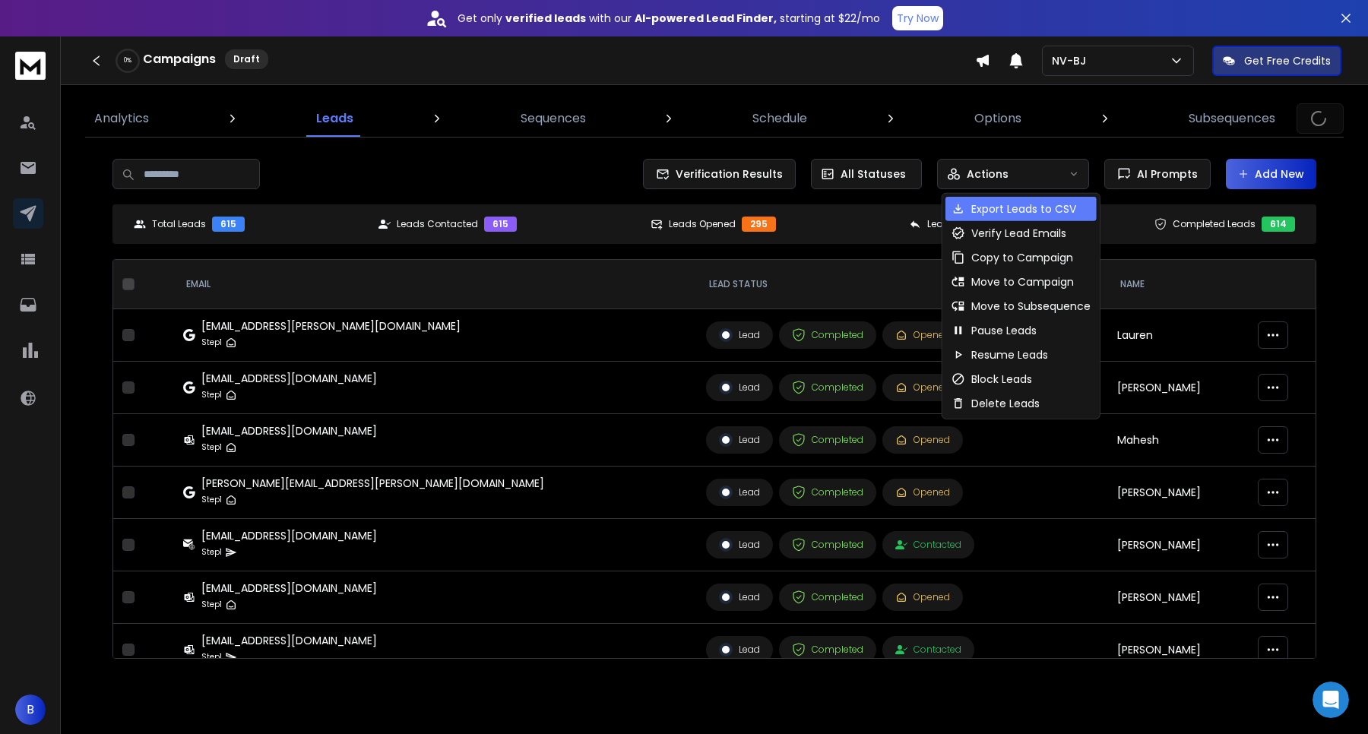
click at [893, 68] on div "0 % Campaigns Draft NV-BJ Get Free Credits" at bounding box center [684, 60] width 1368 height 49
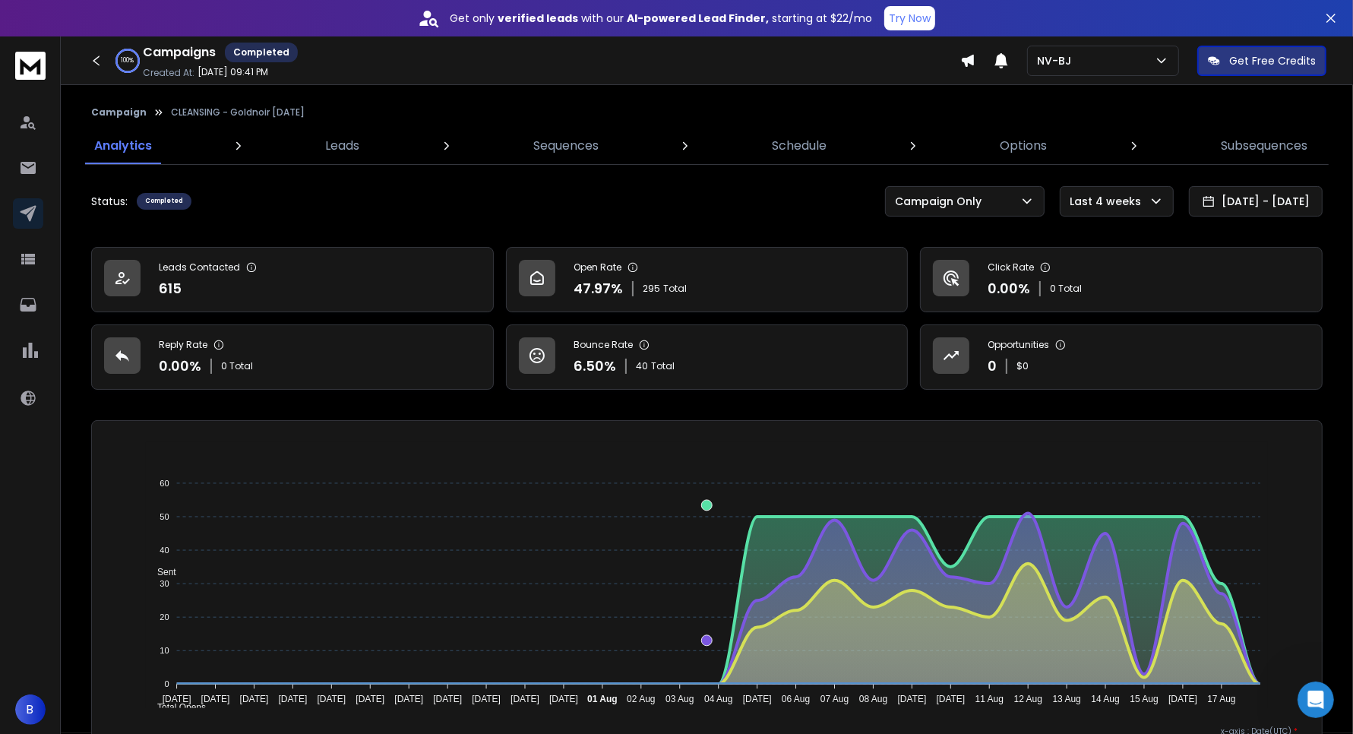
click at [228, 272] on p "Leads Contacted" at bounding box center [199, 267] width 81 height 12
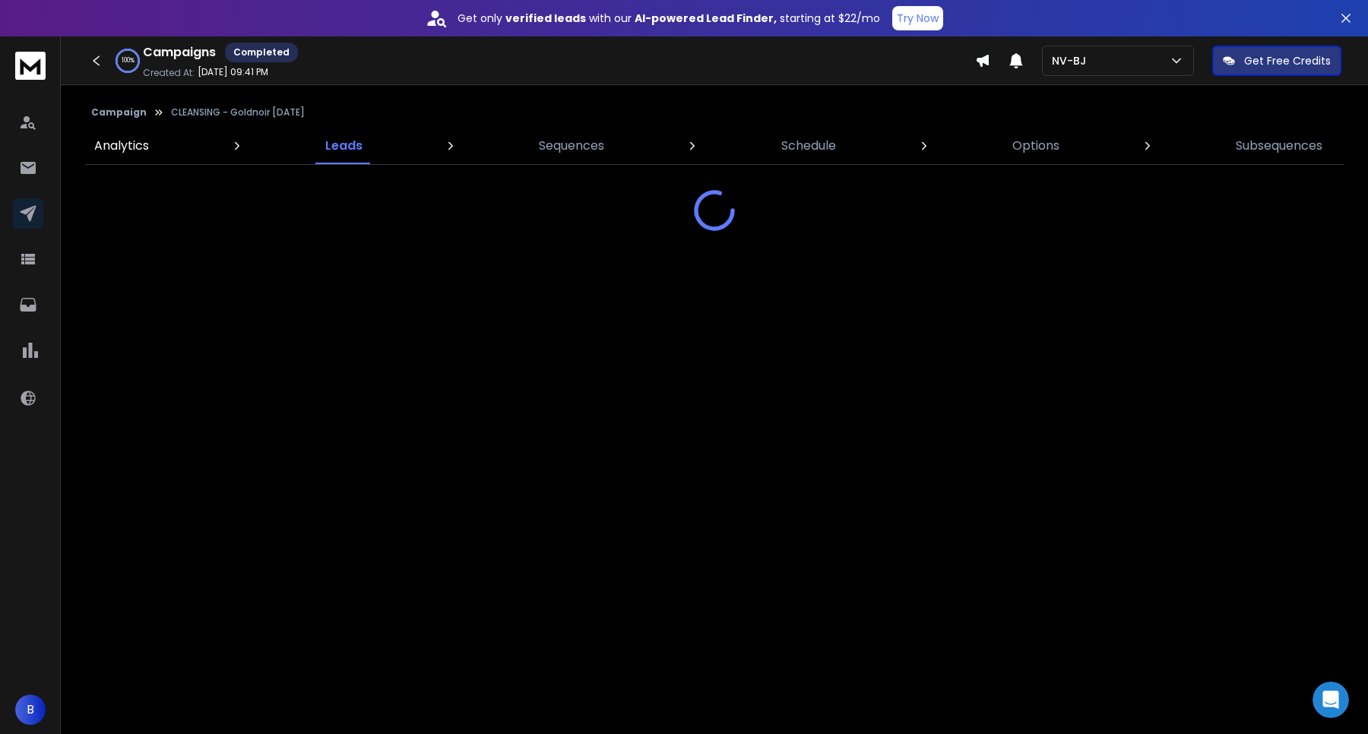
click at [144, 137] on p "Analytics" at bounding box center [121, 146] width 55 height 18
click at [34, 219] on icon at bounding box center [28, 213] width 18 height 18
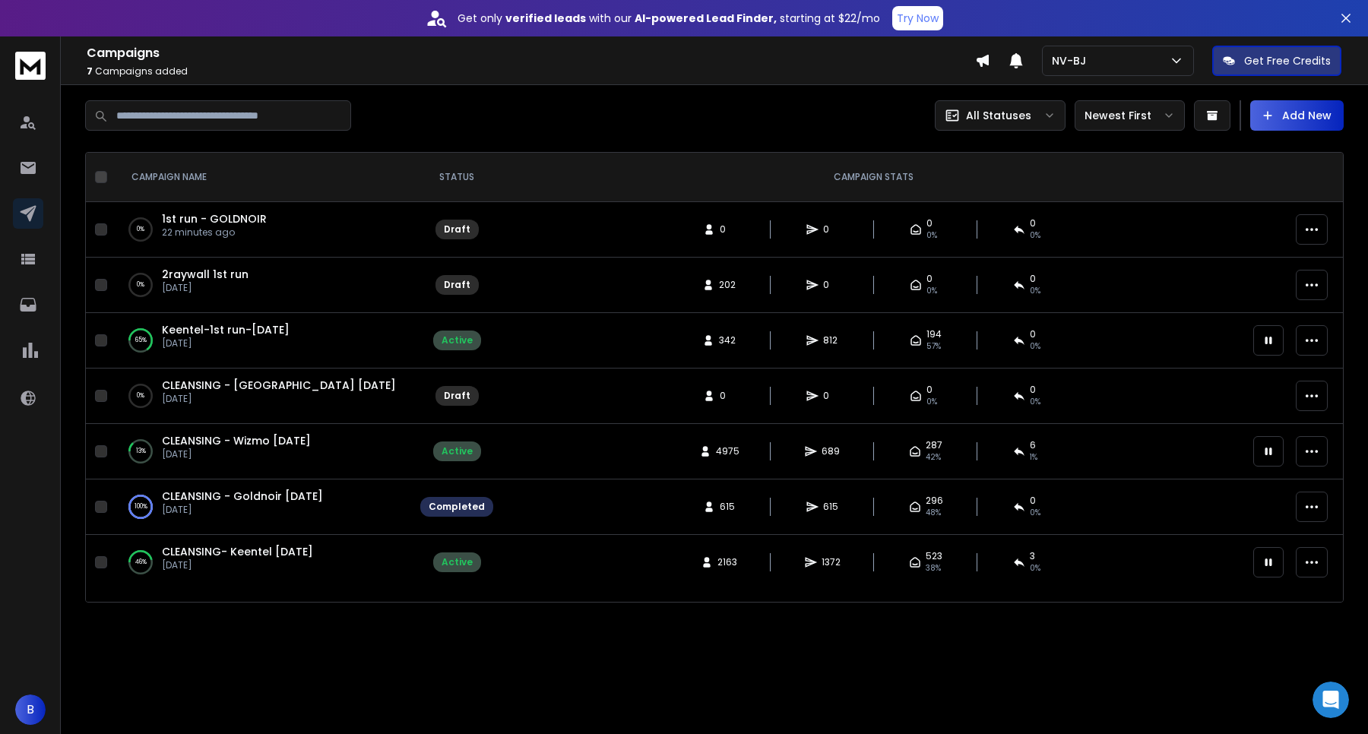
click at [236, 499] on span "CLEANSING - Goldnoir [DATE]" at bounding box center [242, 496] width 161 height 15
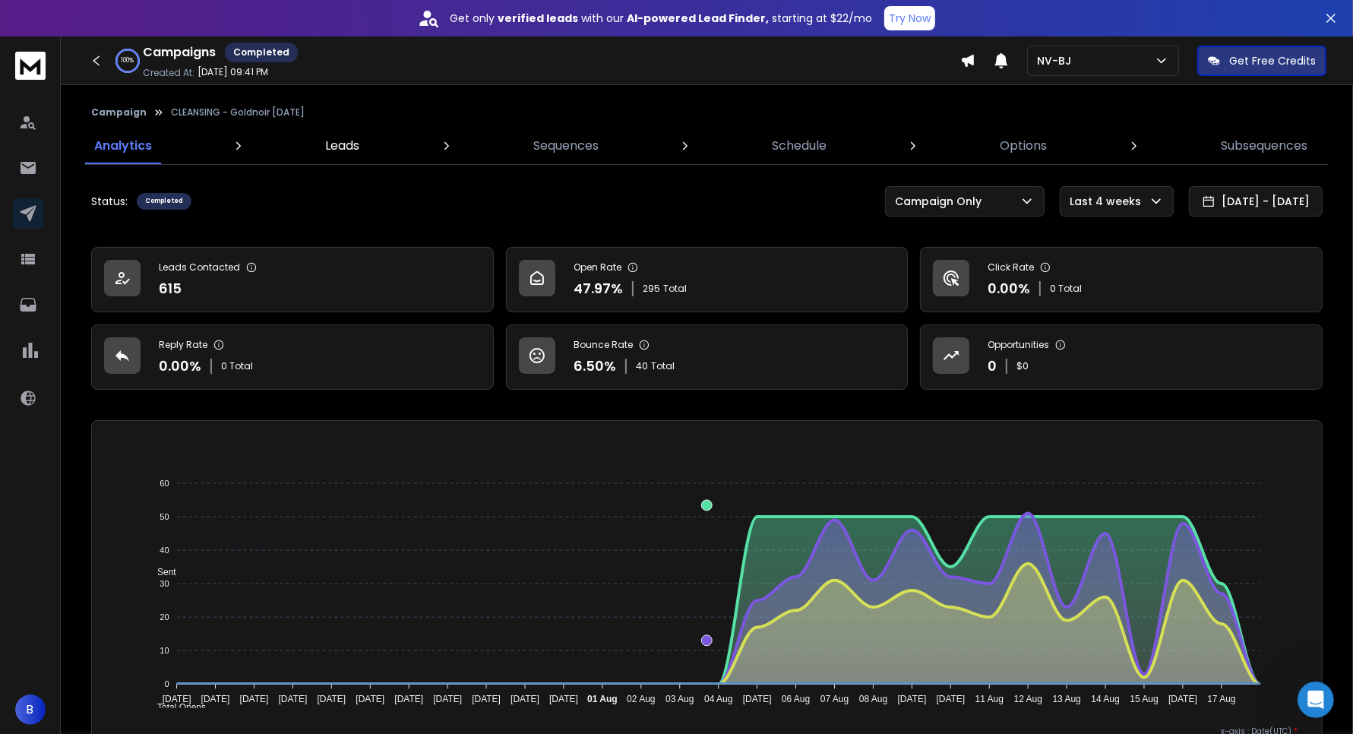
click at [350, 141] on p "Leads" at bounding box center [342, 146] width 34 height 18
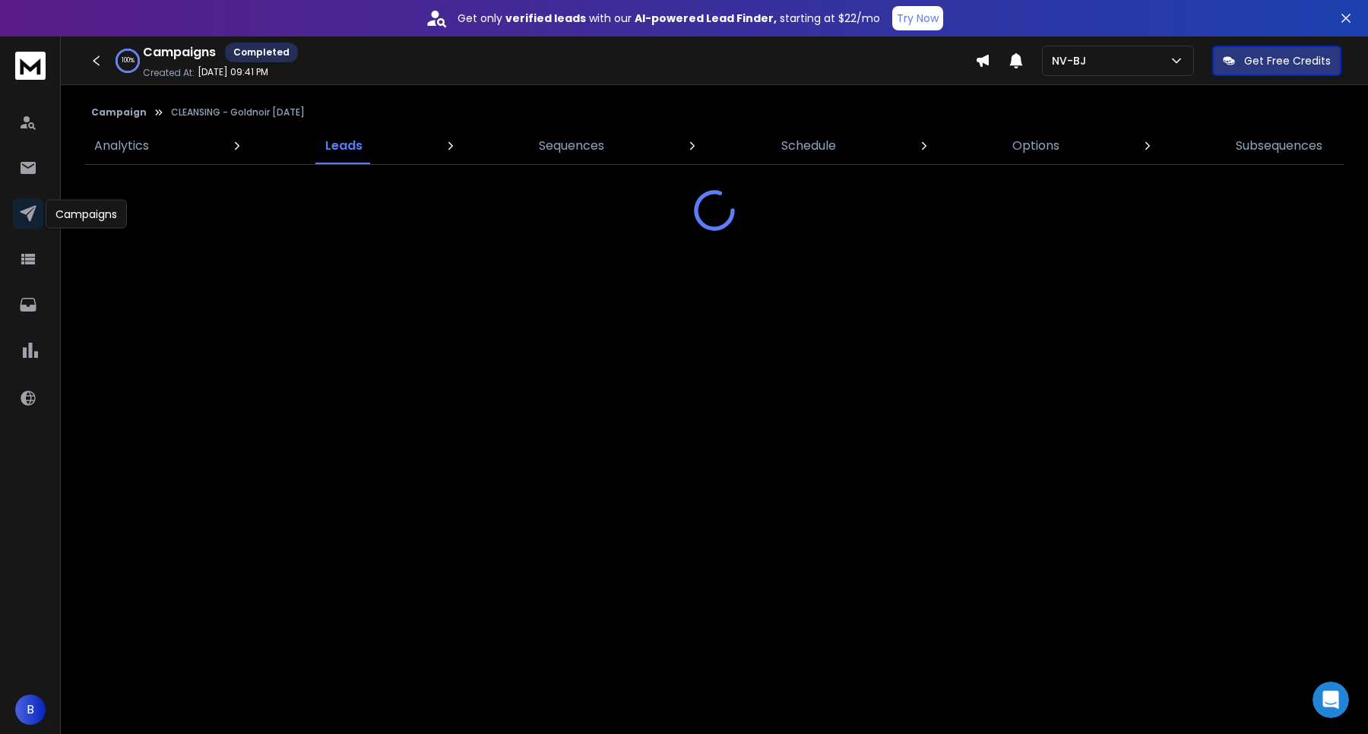
click at [34, 209] on icon at bounding box center [28, 213] width 16 height 16
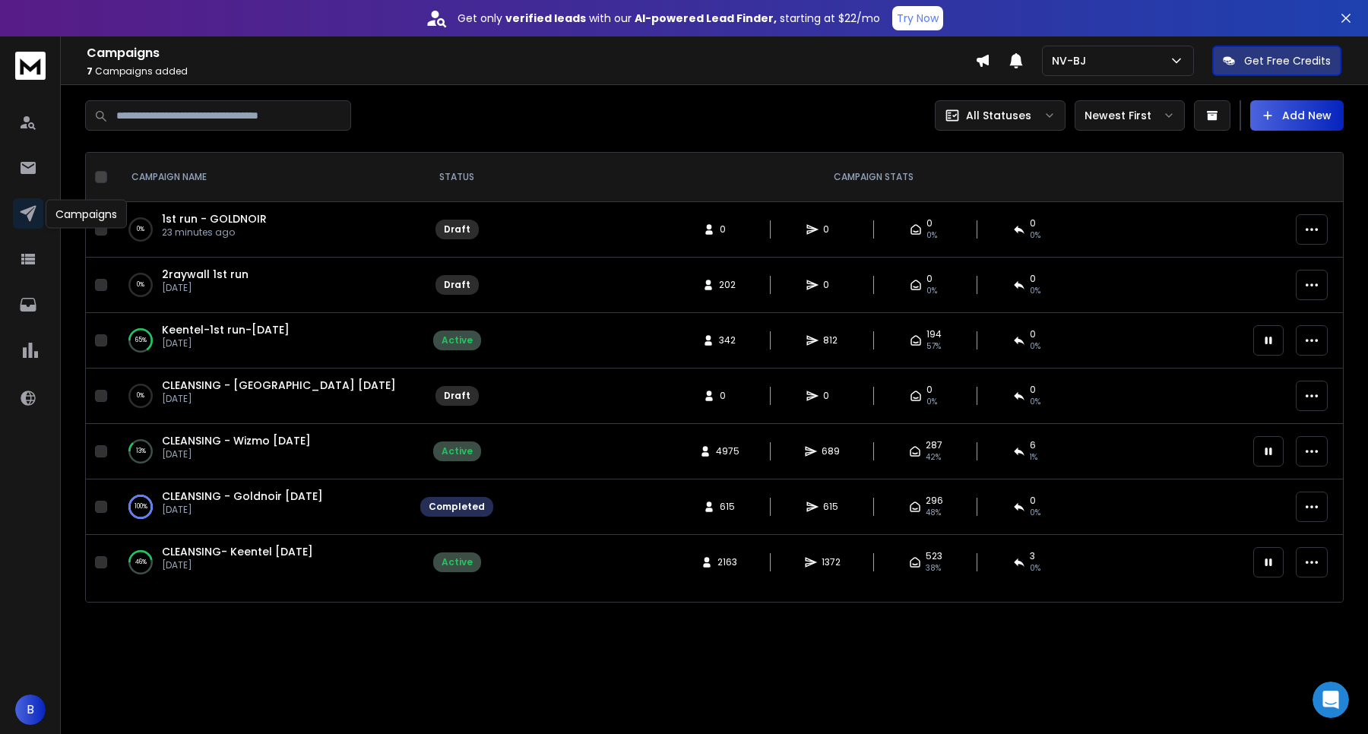
click at [1316, 504] on icon "button" at bounding box center [1311, 506] width 15 height 15
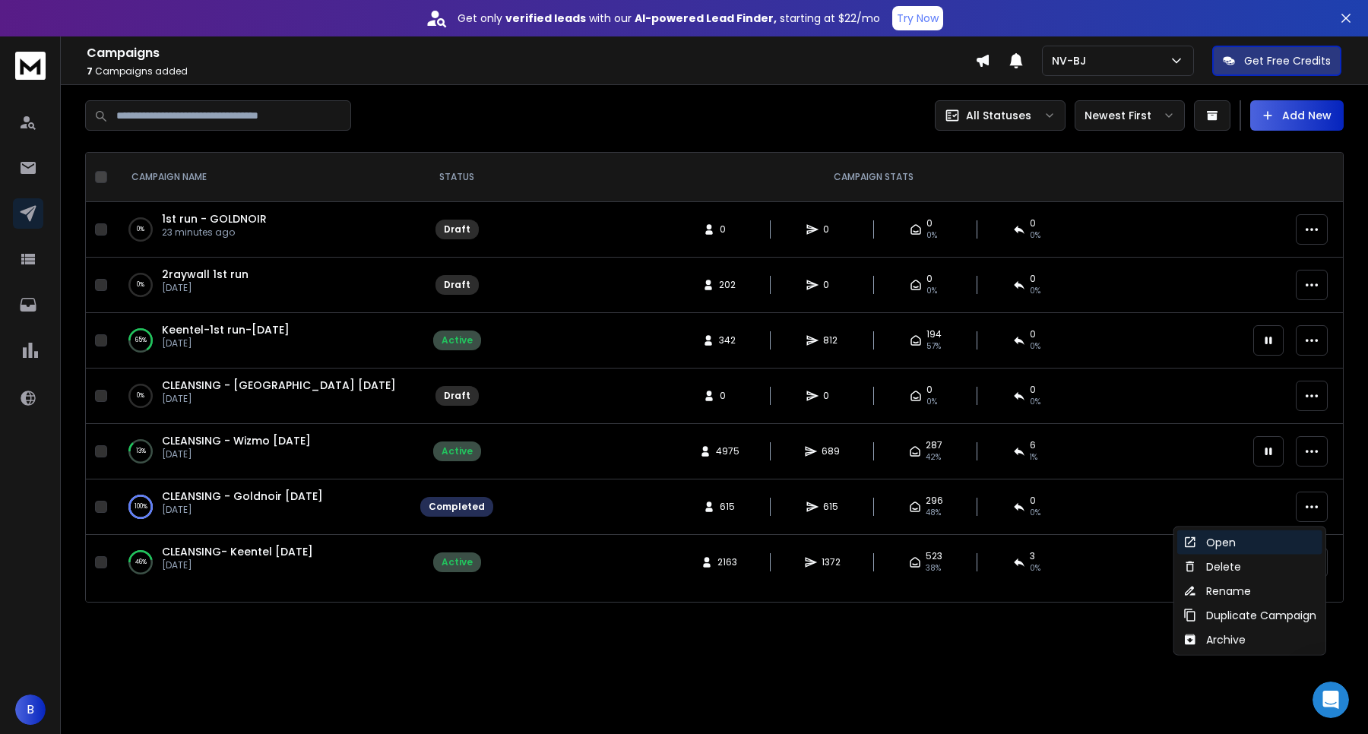
click at [1315, 502] on icon "button" at bounding box center [1311, 506] width 15 height 15
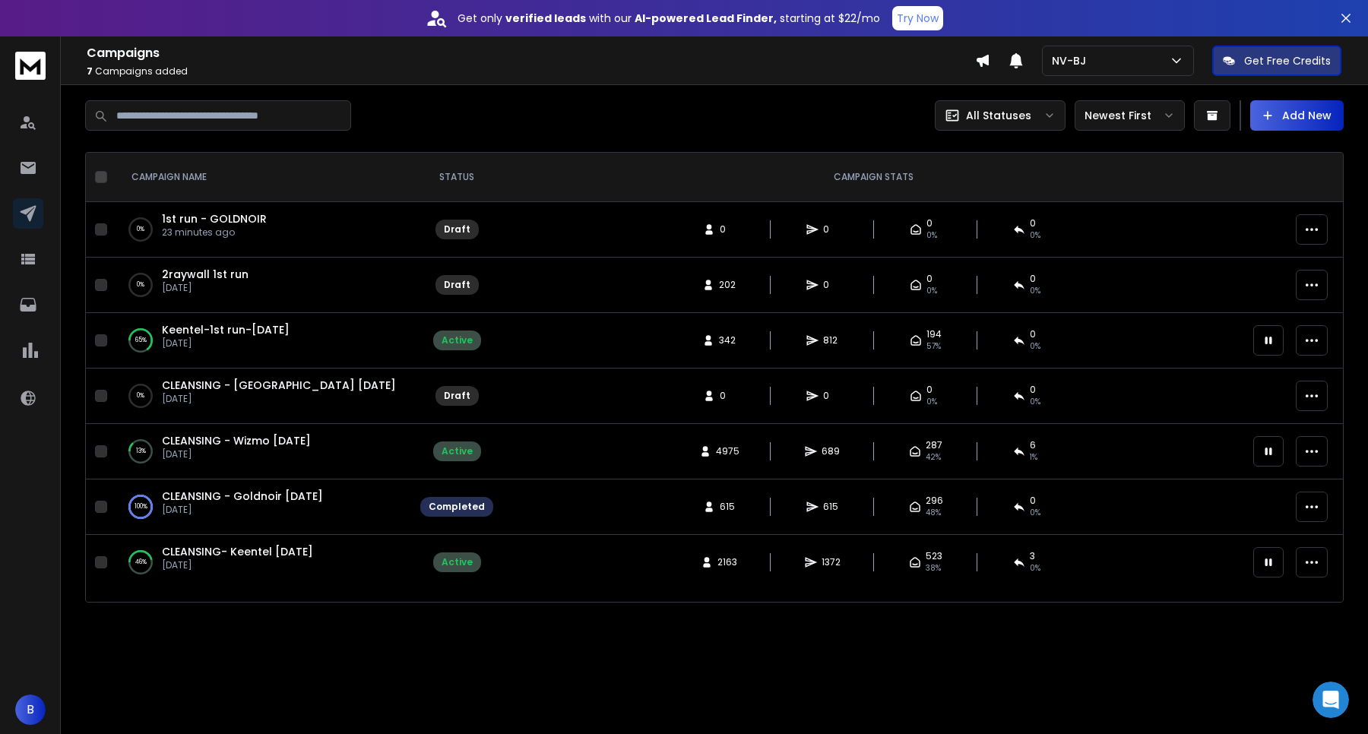
click at [214, 237] on p "23 minutes ago" at bounding box center [214, 232] width 105 height 12
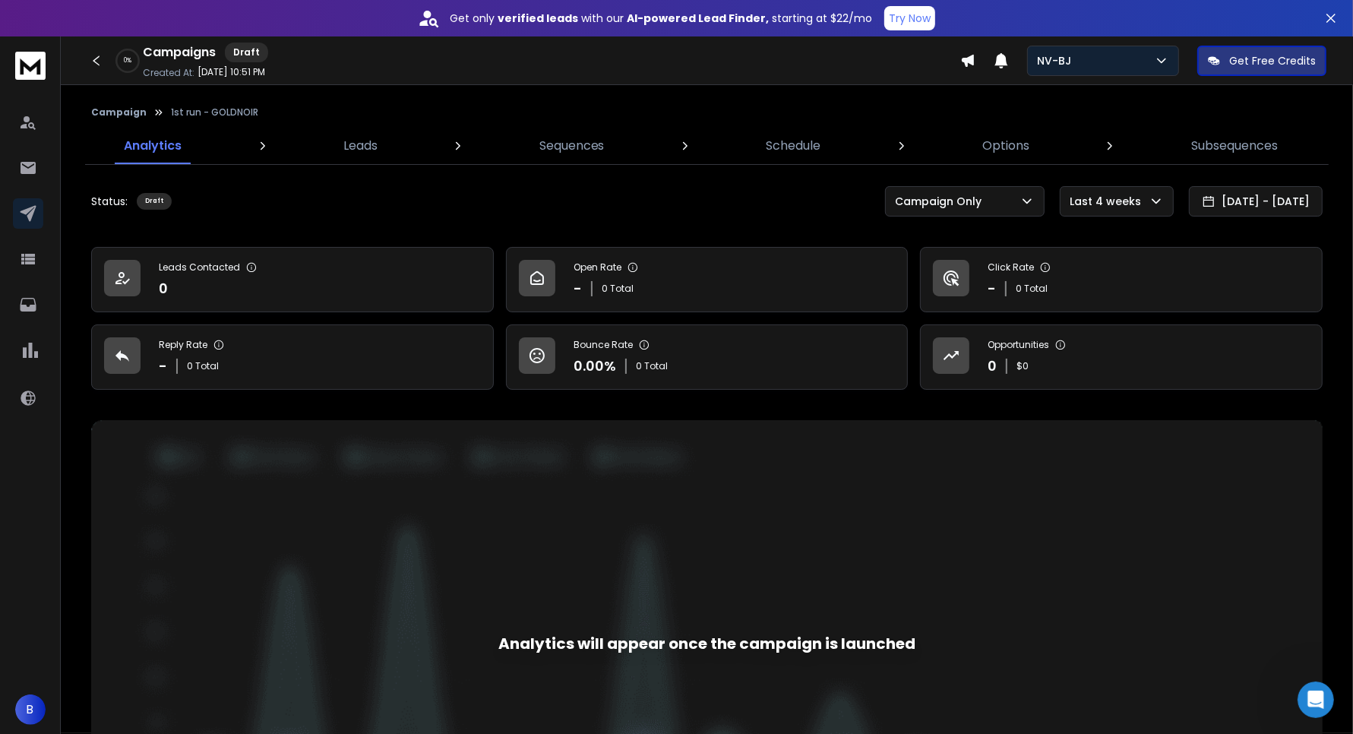
click at [1175, 55] on button "NV-BJ" at bounding box center [1103, 61] width 152 height 30
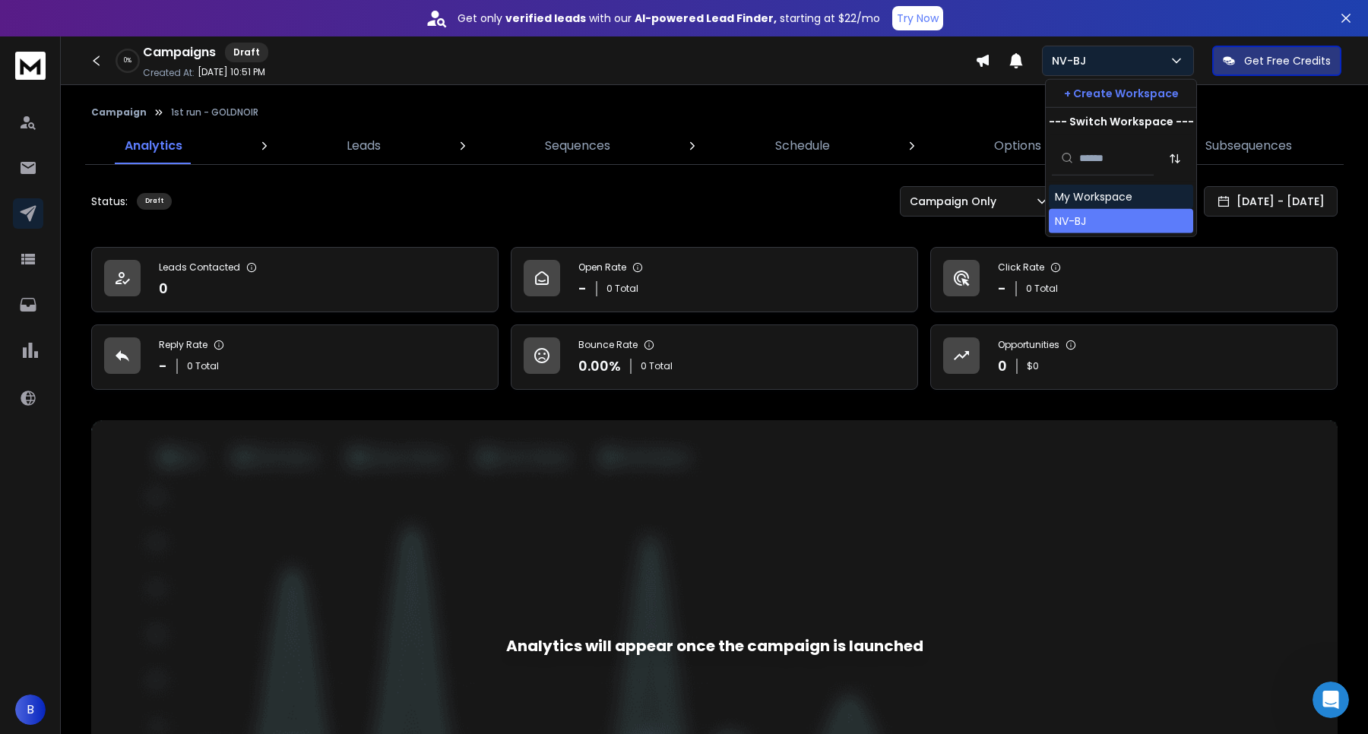
click at [1178, 55] on icon "button" at bounding box center [1176, 60] width 15 height 15
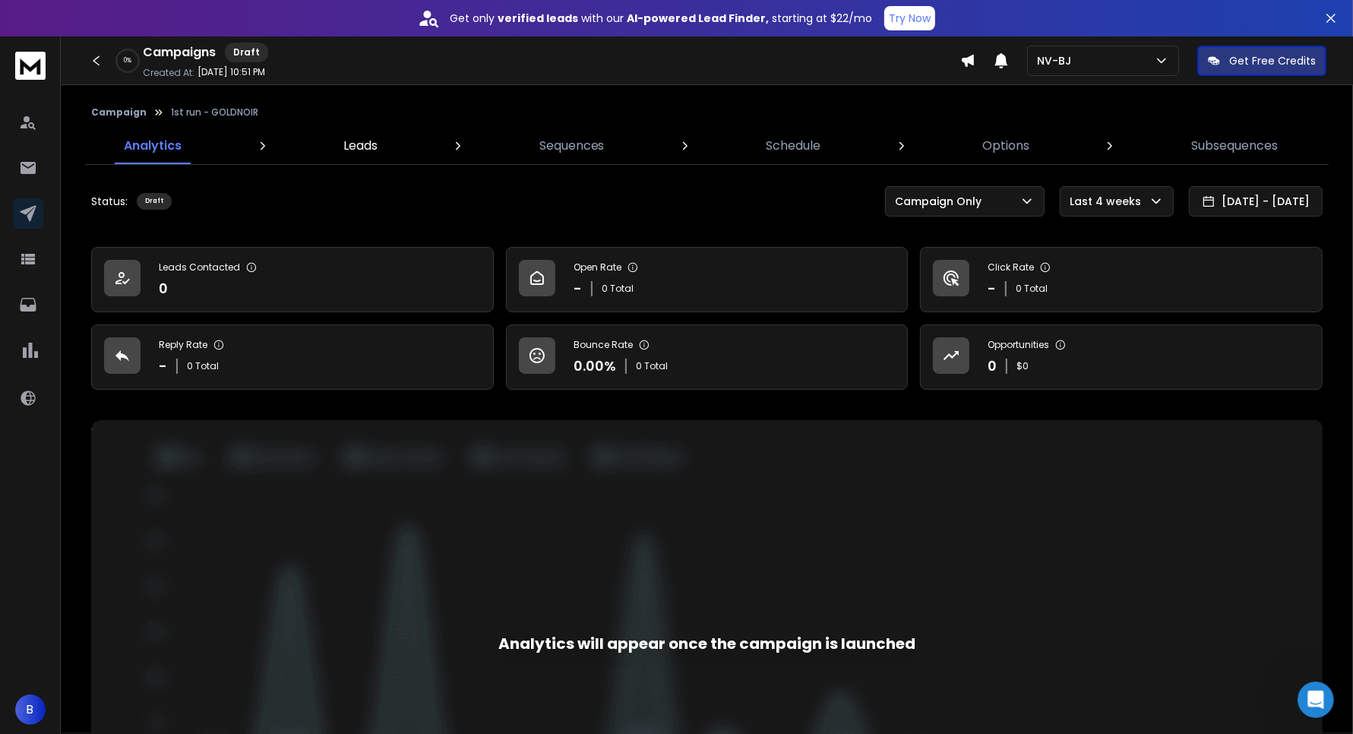
click at [367, 148] on p "Leads" at bounding box center [360, 146] width 34 height 18
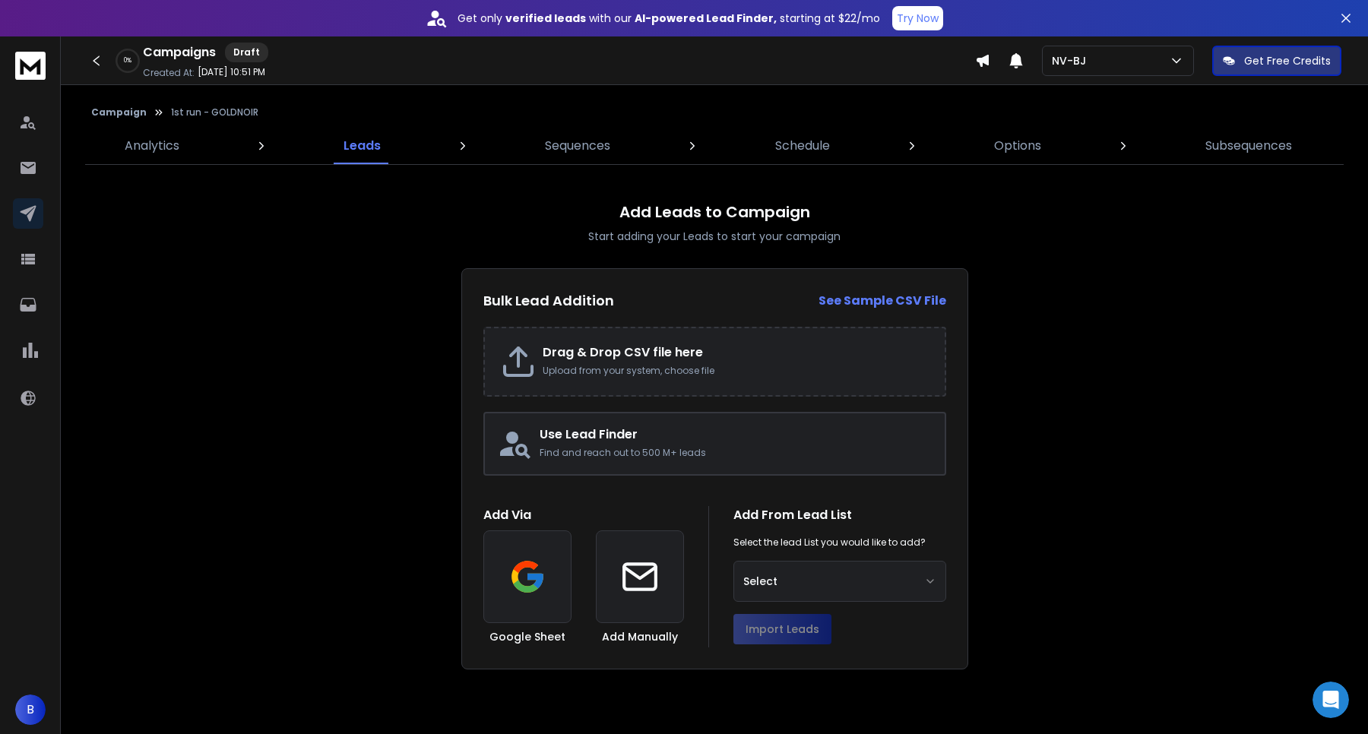
click at [745, 367] on p "Upload from your system, choose file" at bounding box center [736, 371] width 387 height 12
type input "**********"
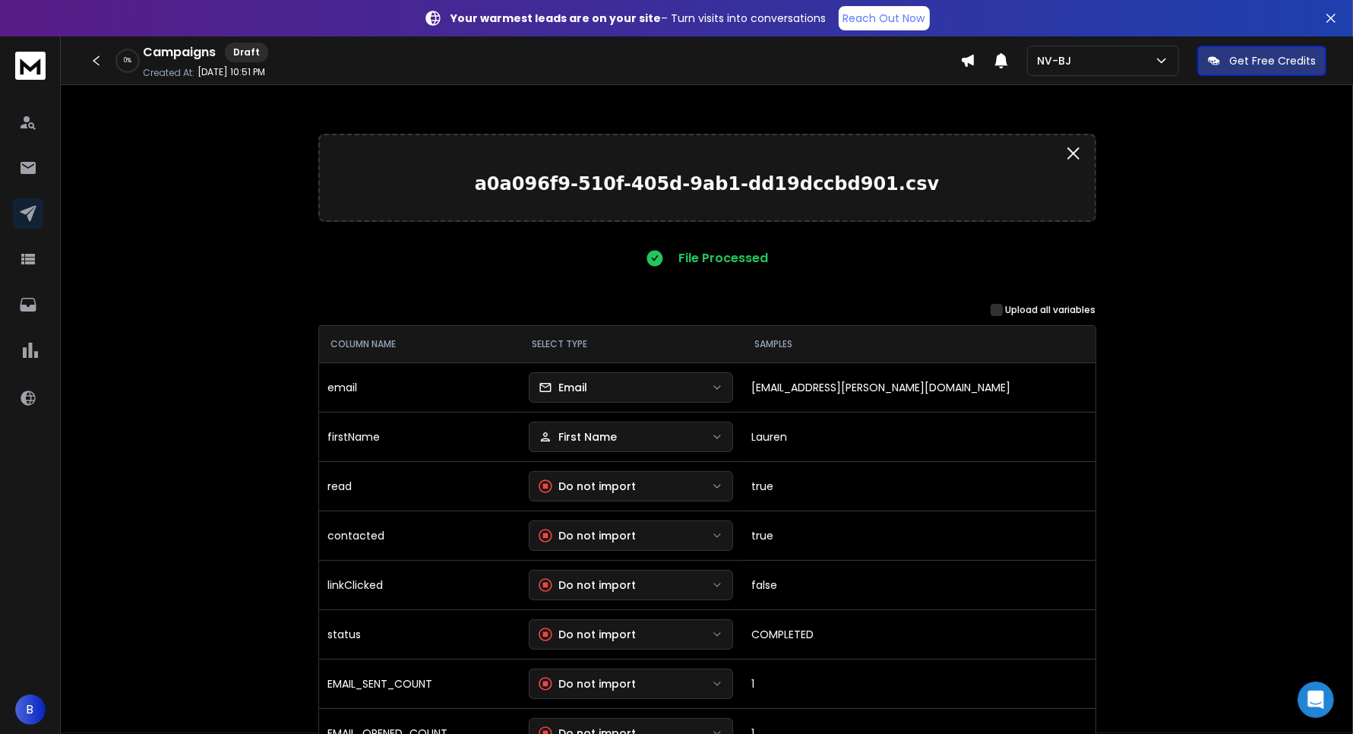
click at [1002, 309] on div "Upload all variables" at bounding box center [1044, 310] width 106 height 12
click at [998, 312] on button "Upload all variables" at bounding box center [997, 310] width 12 height 12
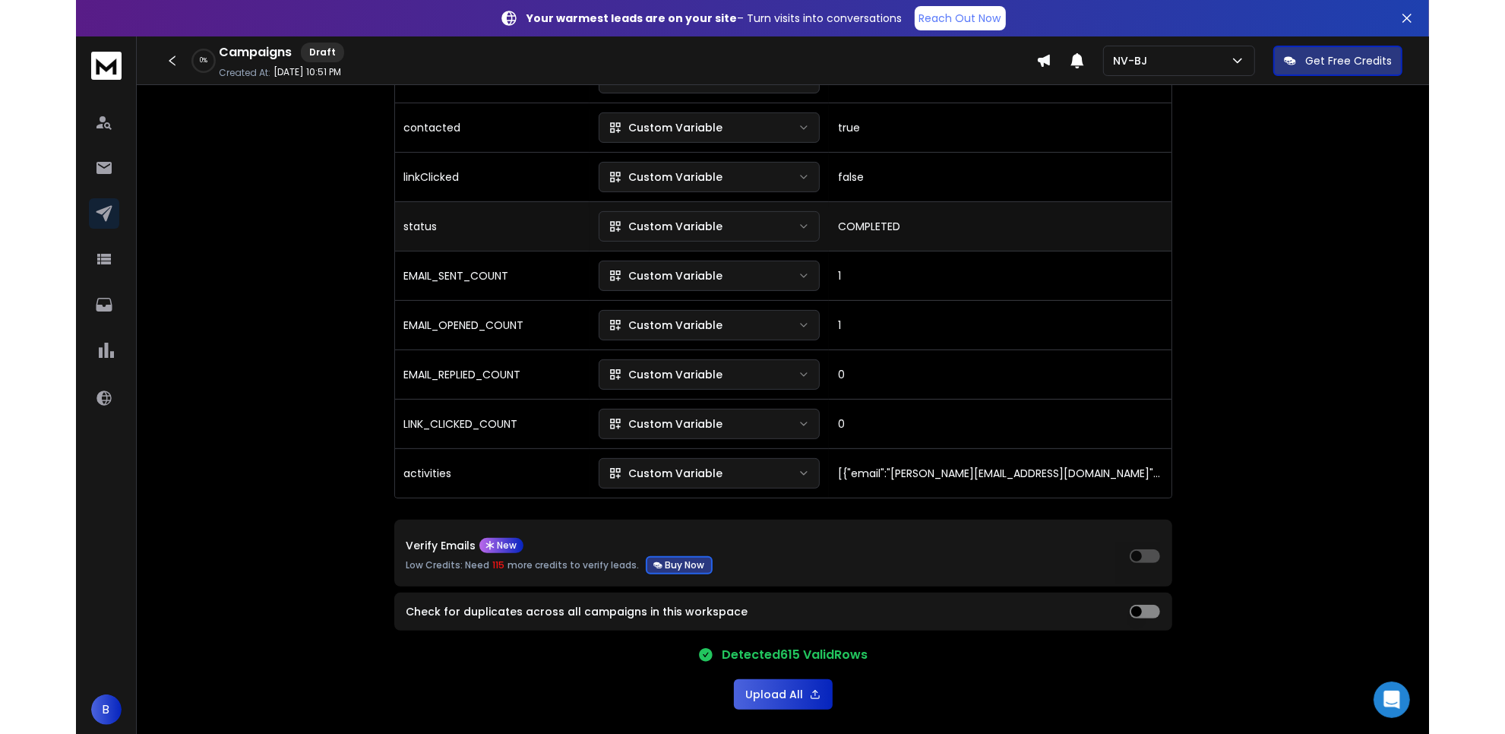
scroll to position [28, 0]
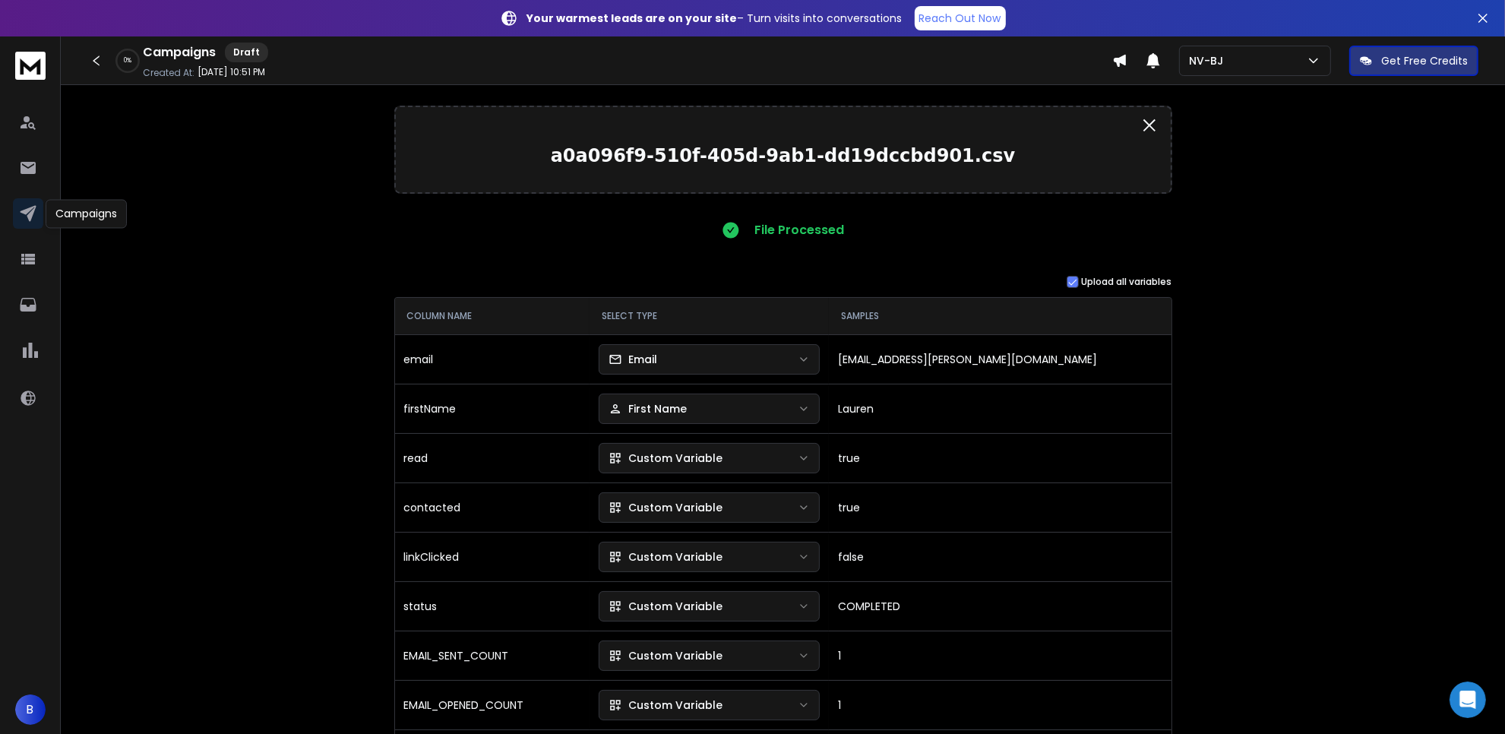
click at [36, 204] on icon at bounding box center [28, 213] width 18 height 18
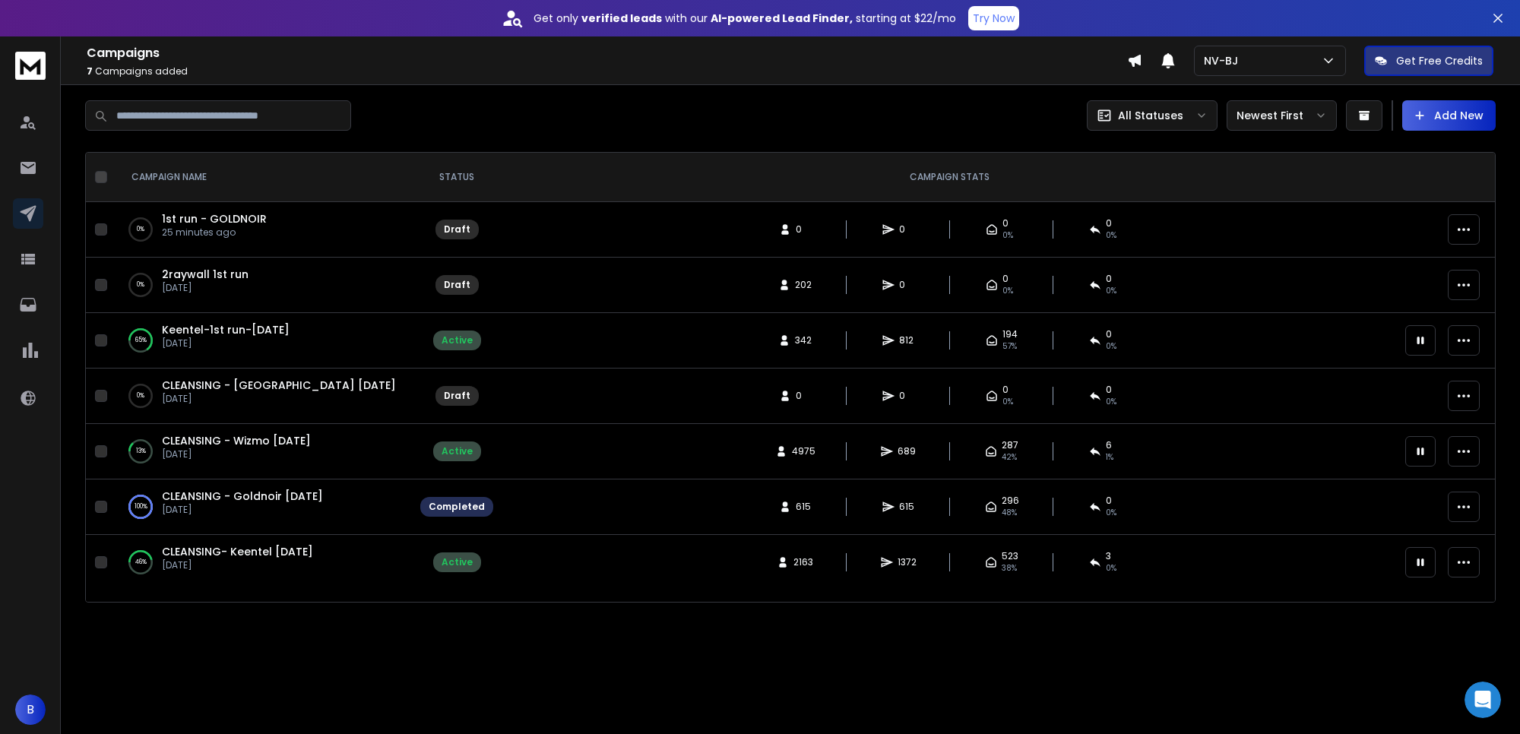
click at [255, 499] on span "CLEANSING - Goldnoir [DATE]" at bounding box center [242, 496] width 161 height 15
click at [310, 504] on span "CLEANSING - Goldnoir [DATE]" at bounding box center [242, 496] width 161 height 15
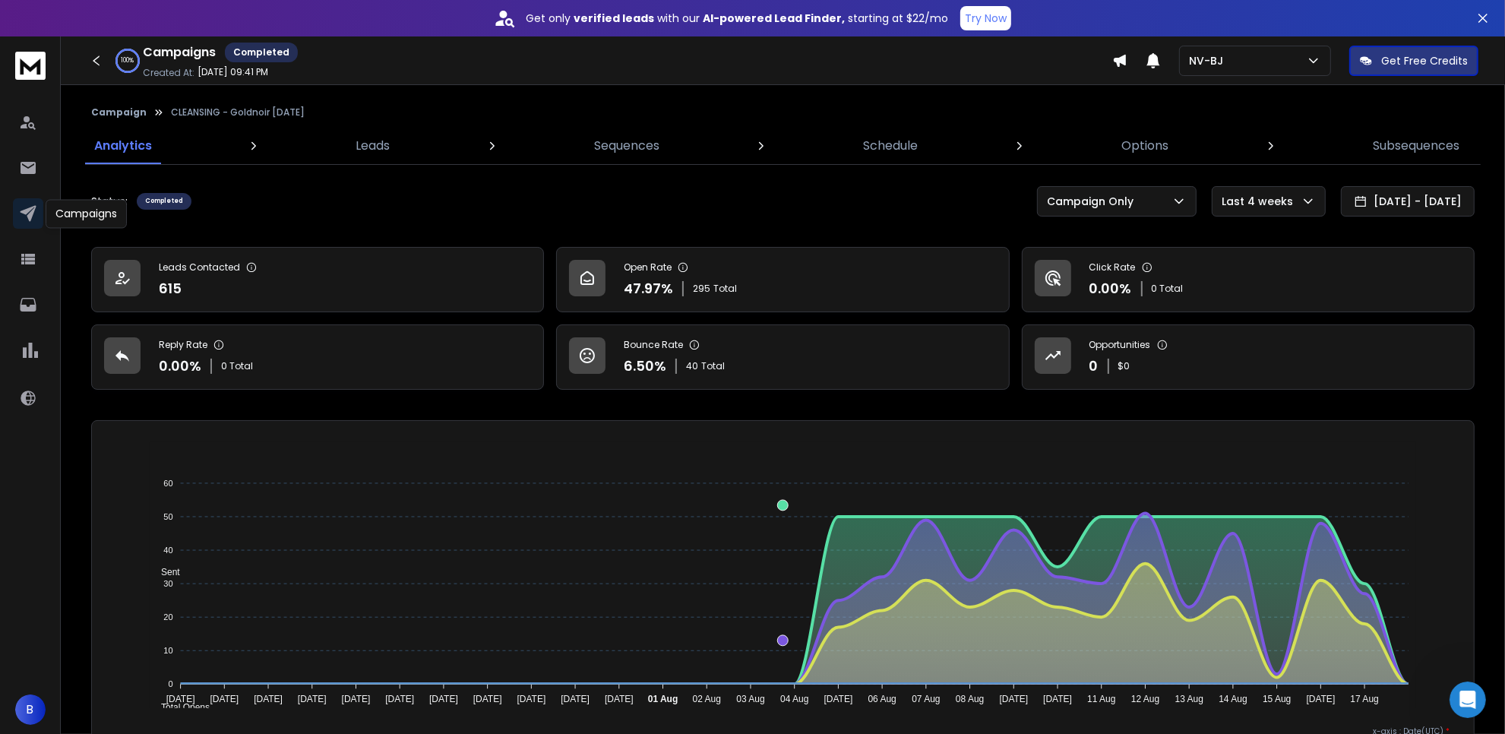
click at [40, 209] on link at bounding box center [28, 213] width 30 height 30
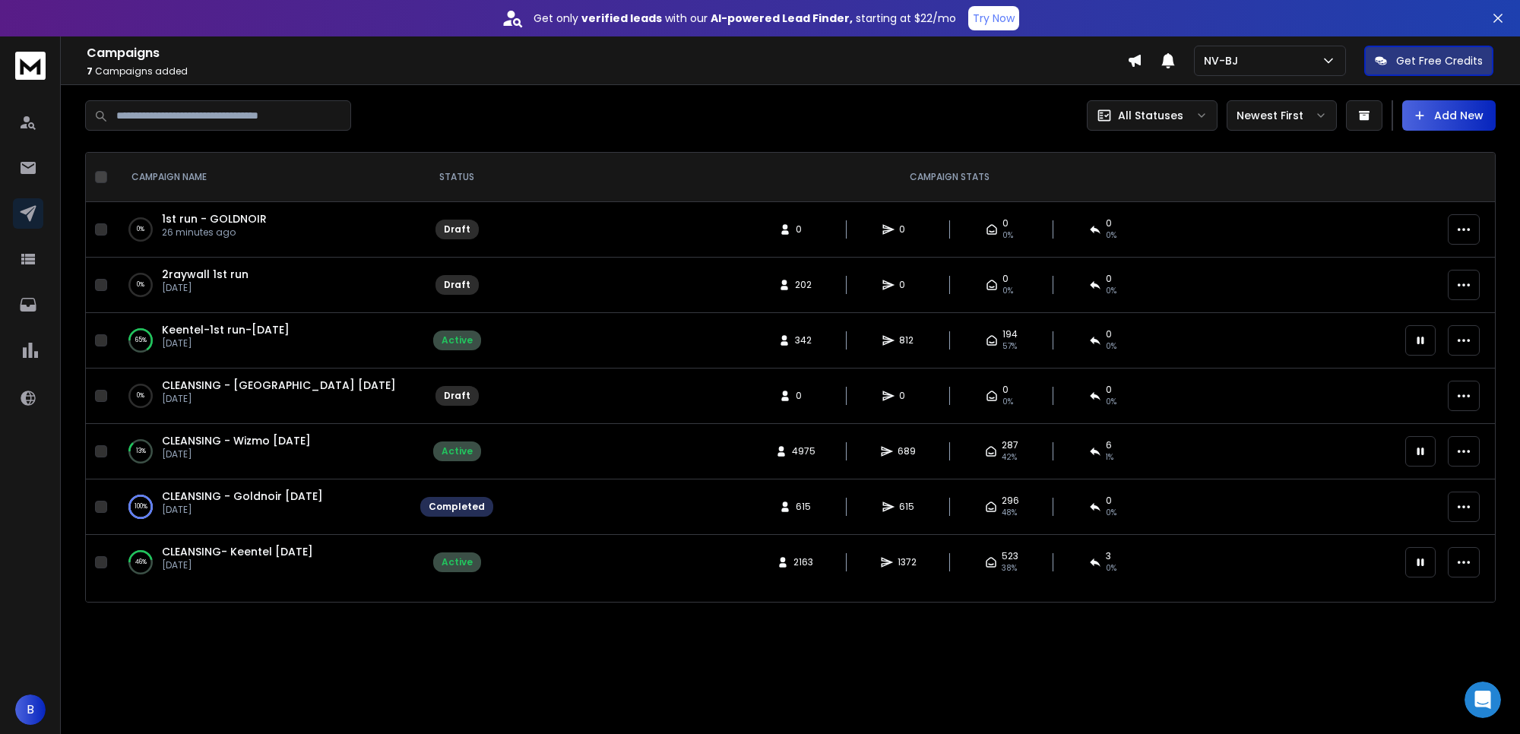
click at [245, 238] on p "26 minutes ago" at bounding box center [214, 232] width 105 height 12
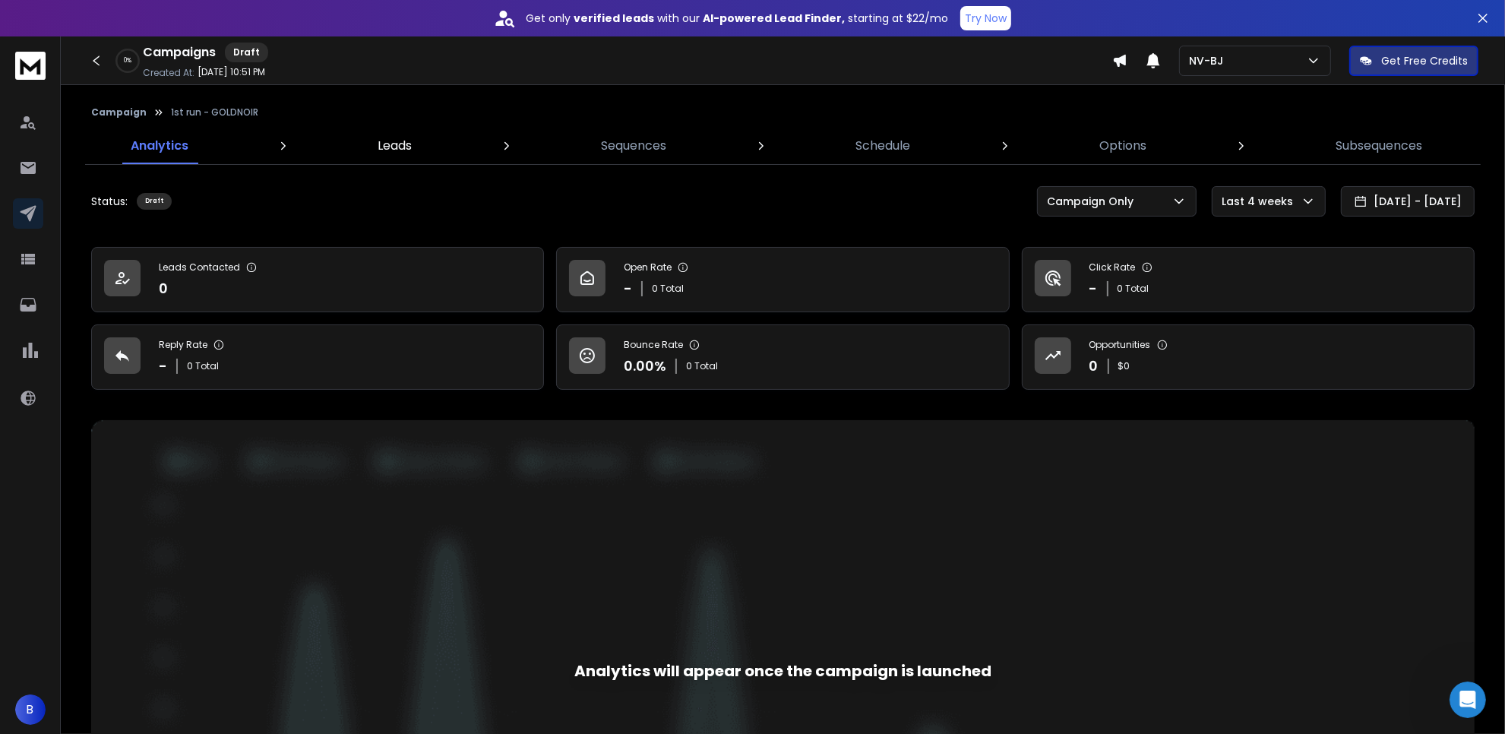
click at [401, 148] on p "Leads" at bounding box center [395, 146] width 34 height 18
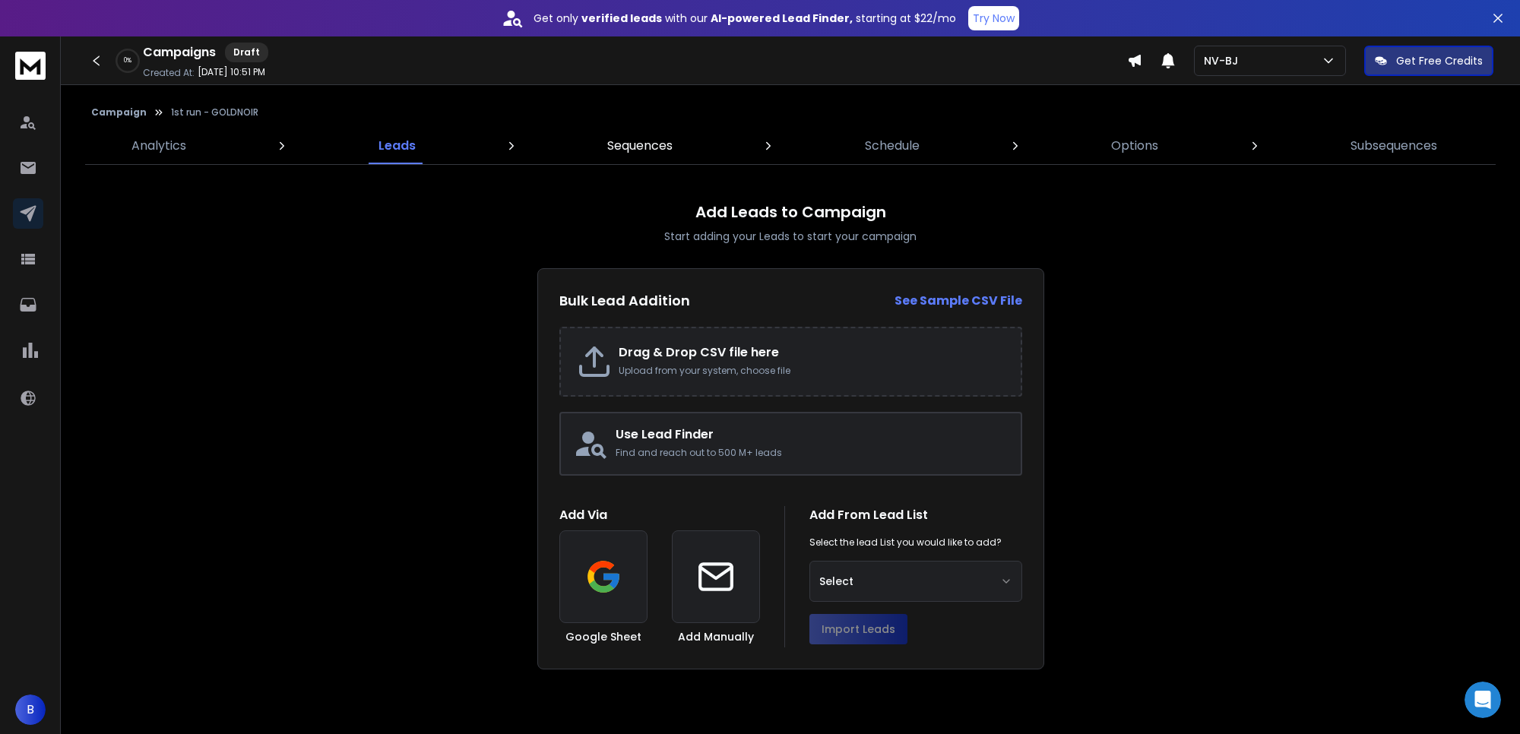
click at [608, 141] on p "Sequences" at bounding box center [639, 146] width 65 height 18
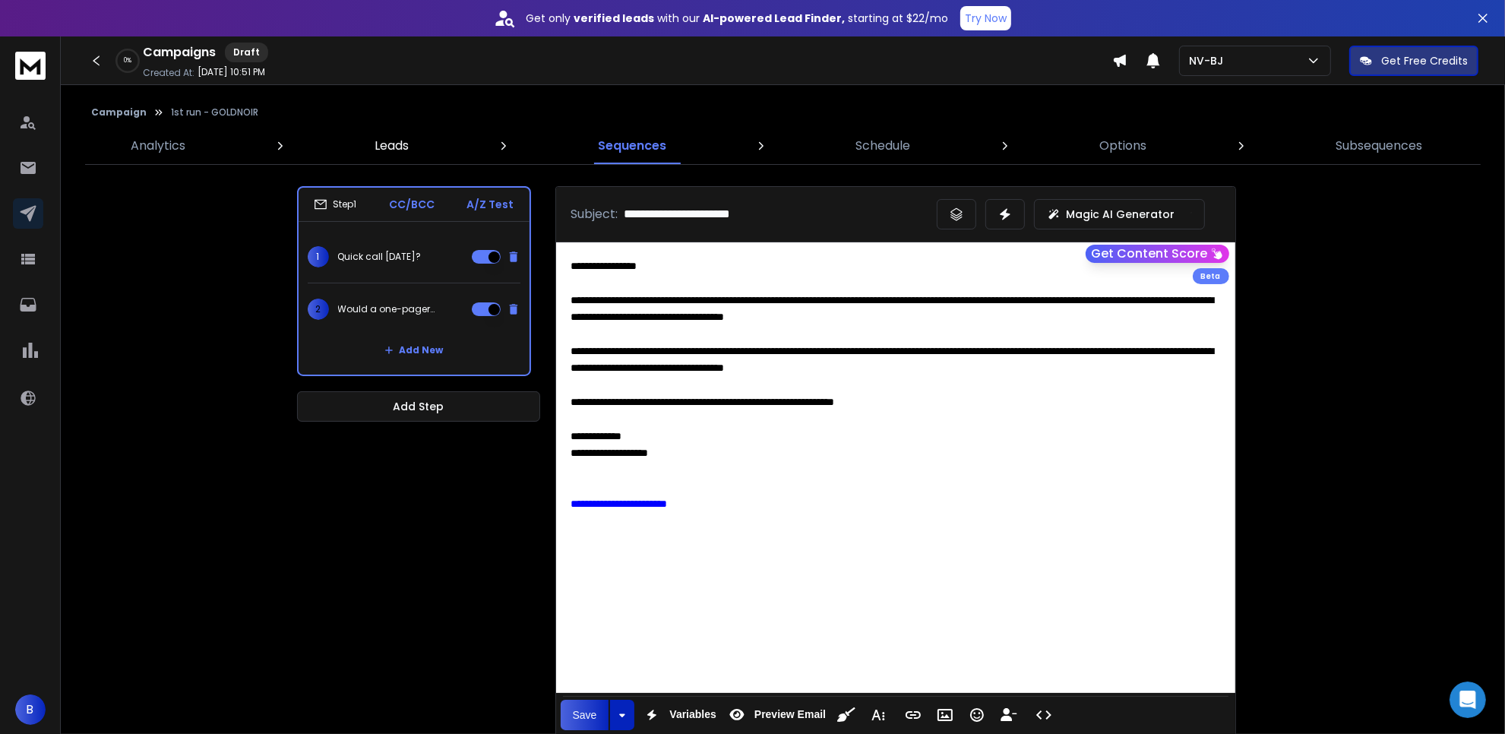
click at [412, 143] on link "Leads" at bounding box center [392, 146] width 52 height 36
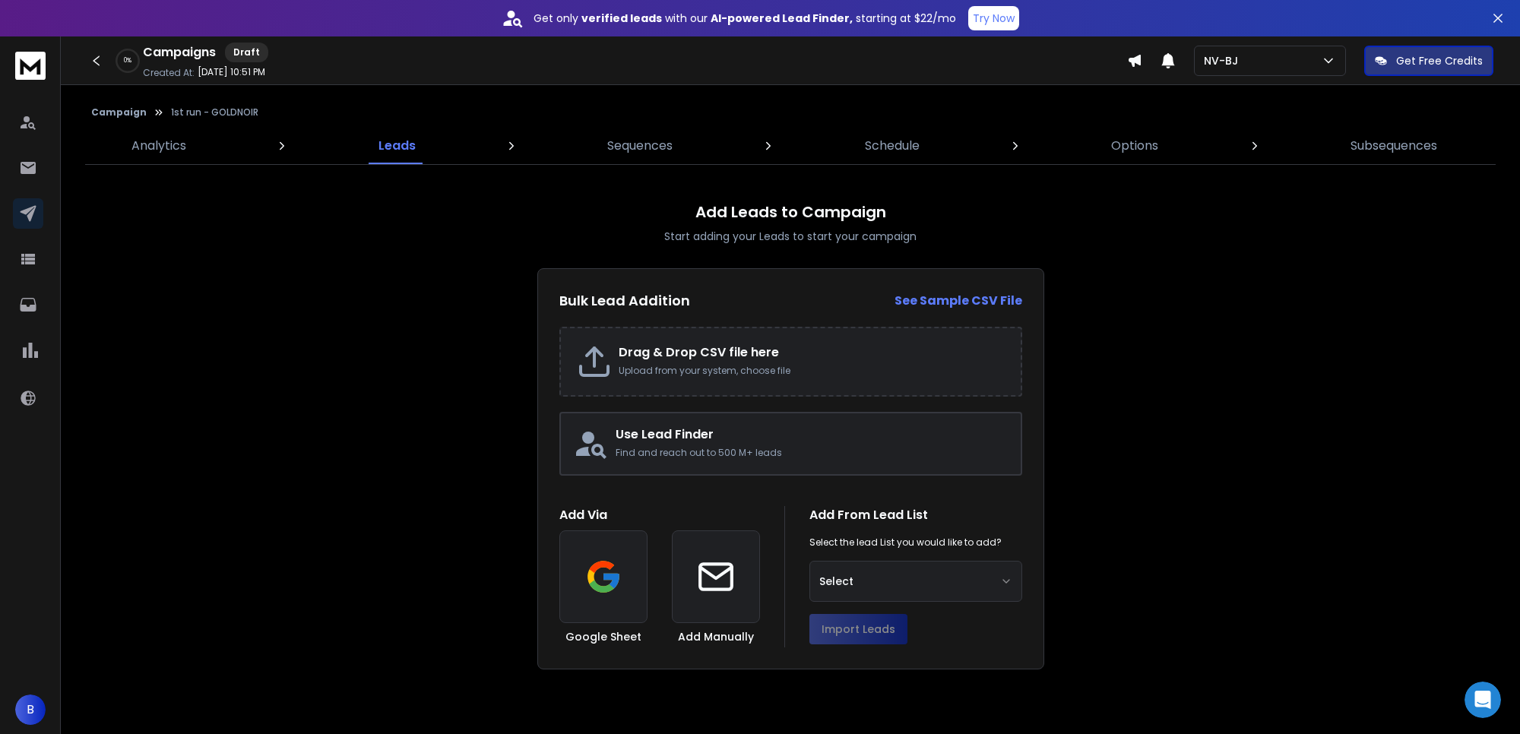
click at [699, 351] on h2 "Drag & Drop CSV file here" at bounding box center [812, 352] width 387 height 18
type input "**********"
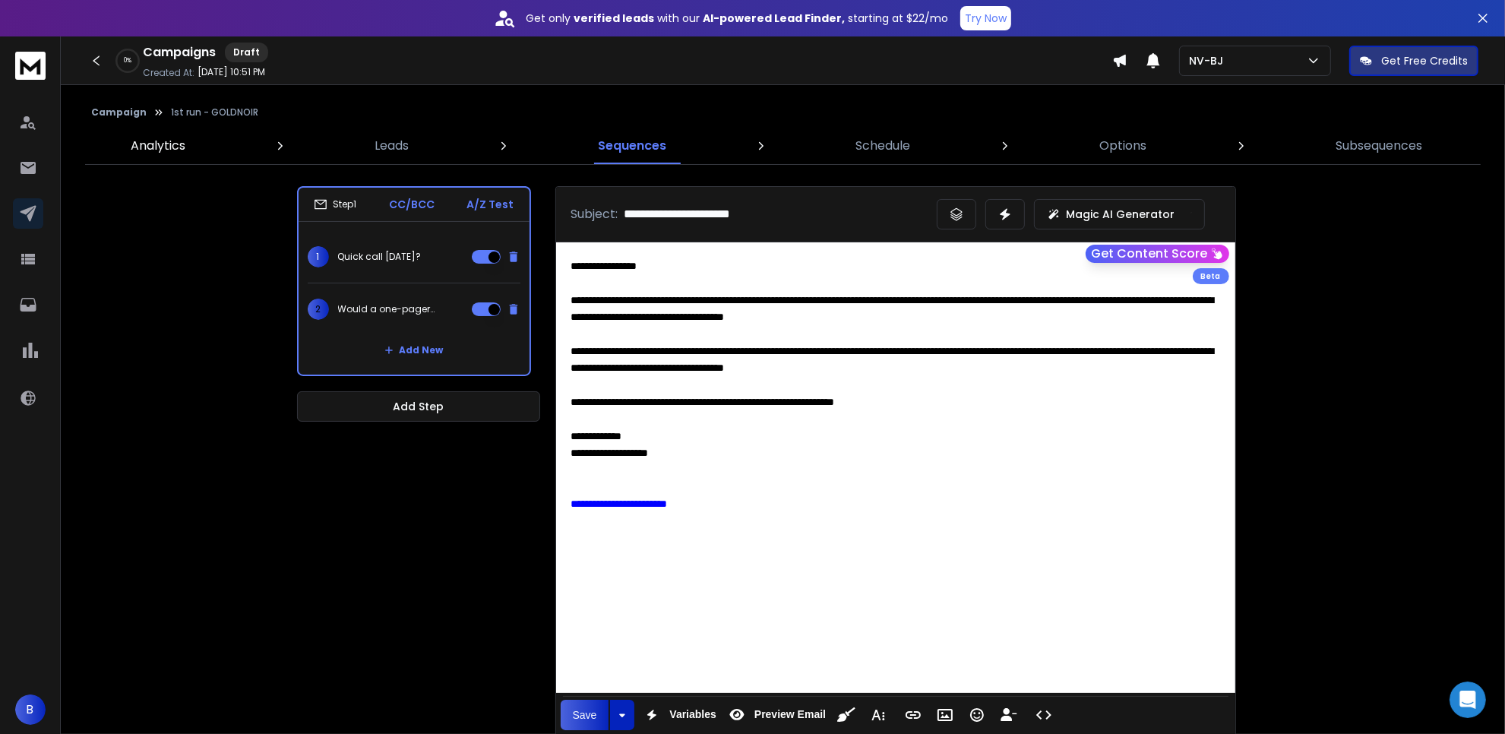
click at [176, 146] on p "Analytics" at bounding box center [158, 146] width 55 height 18
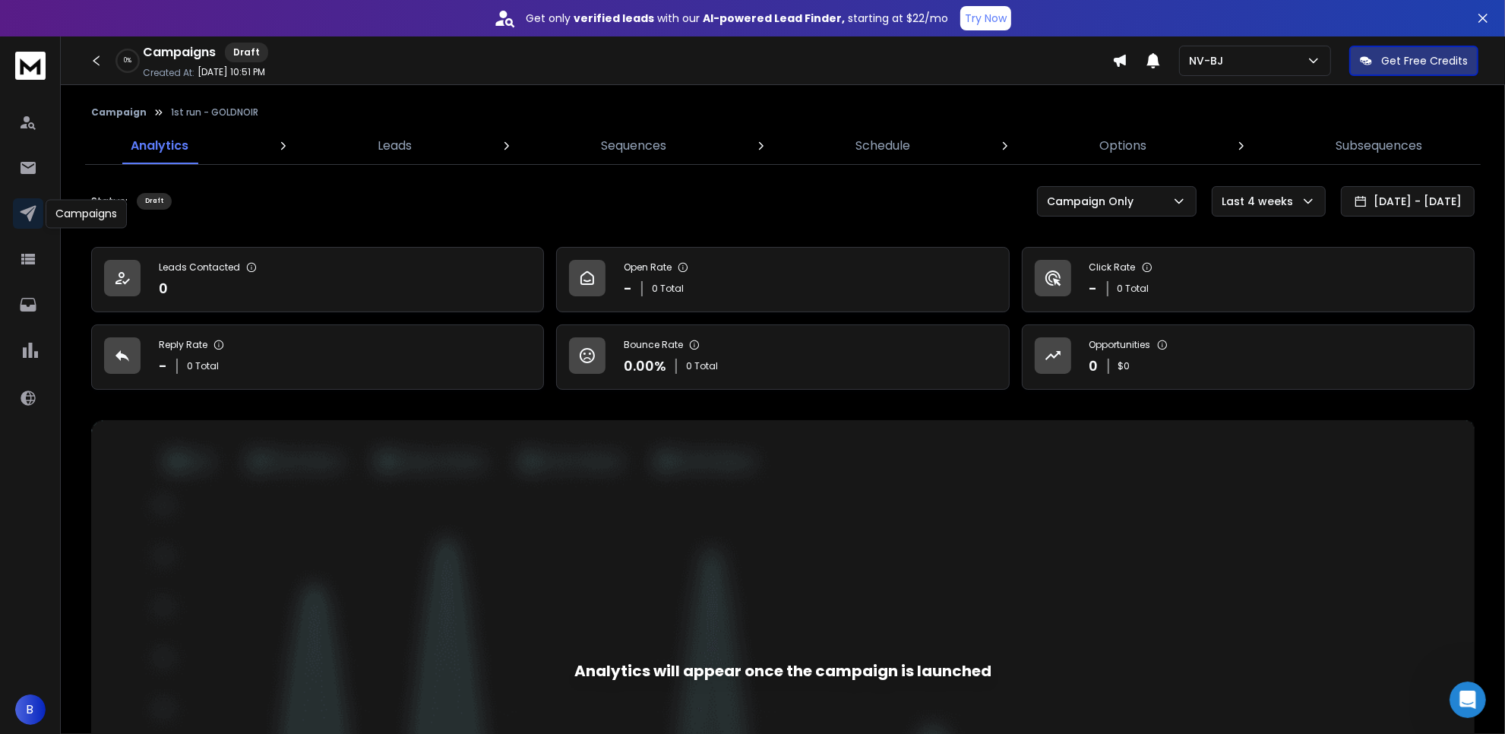
click at [27, 214] on icon at bounding box center [28, 213] width 18 height 18
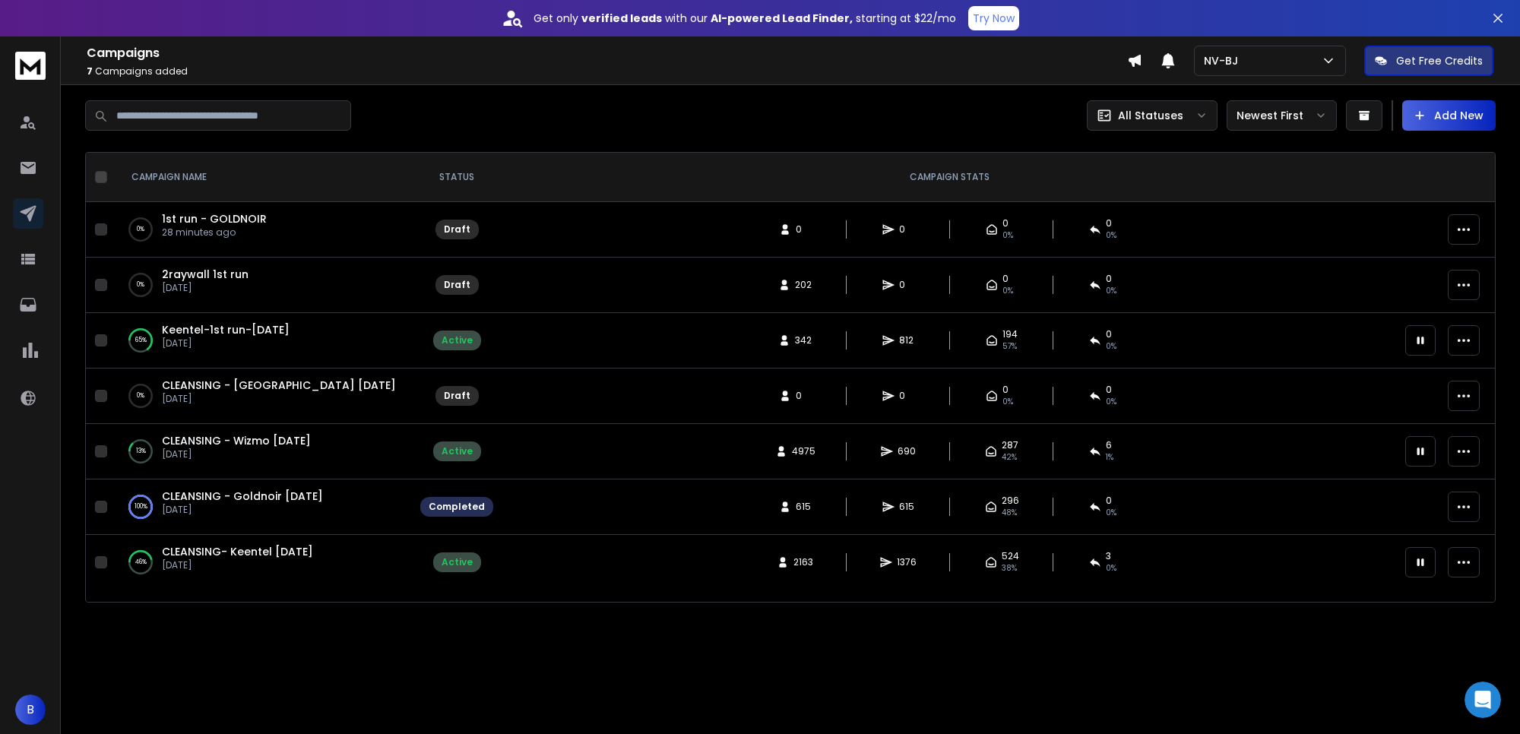
click at [221, 502] on span "CLEANSING - Goldnoir [DATE]" at bounding box center [242, 496] width 161 height 15
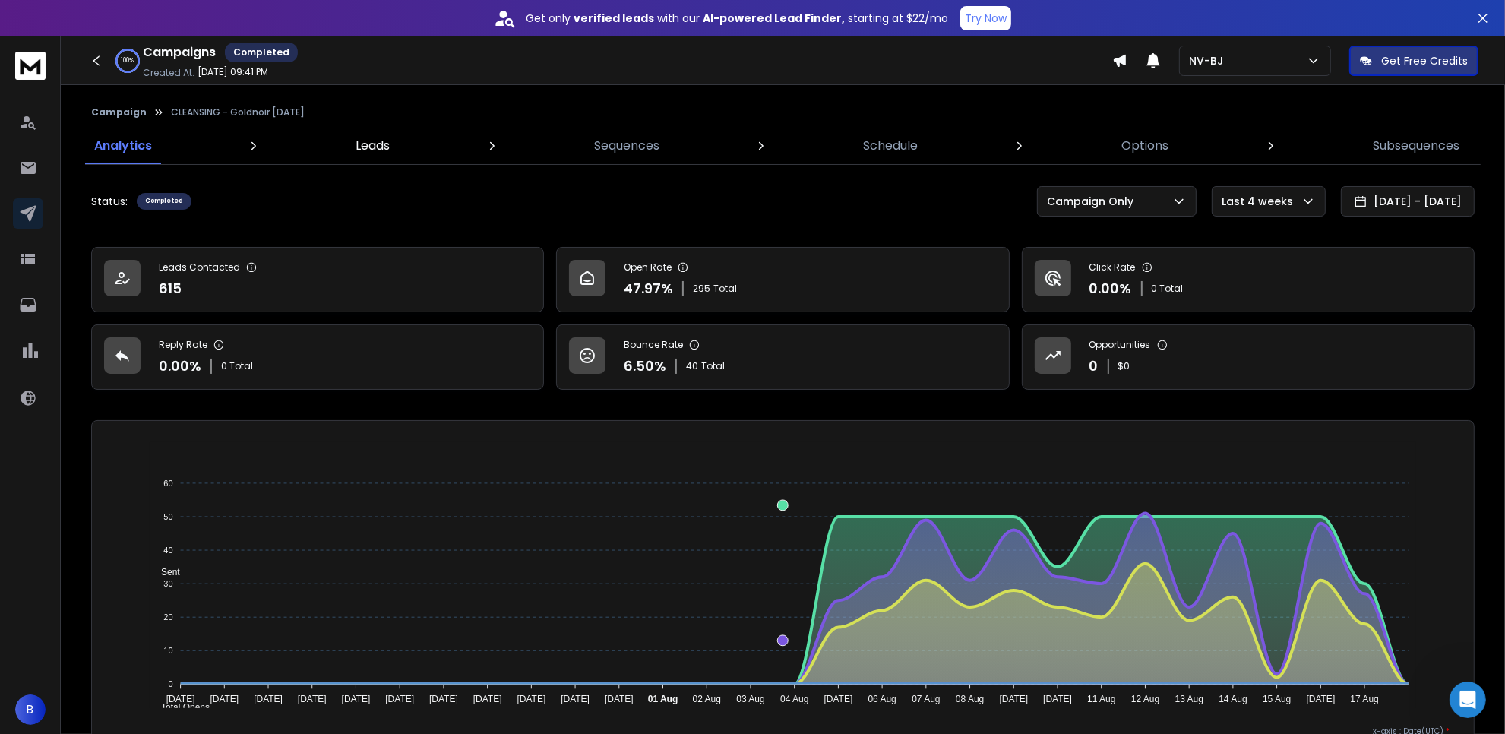
click at [386, 145] on p "Leads" at bounding box center [373, 146] width 34 height 18
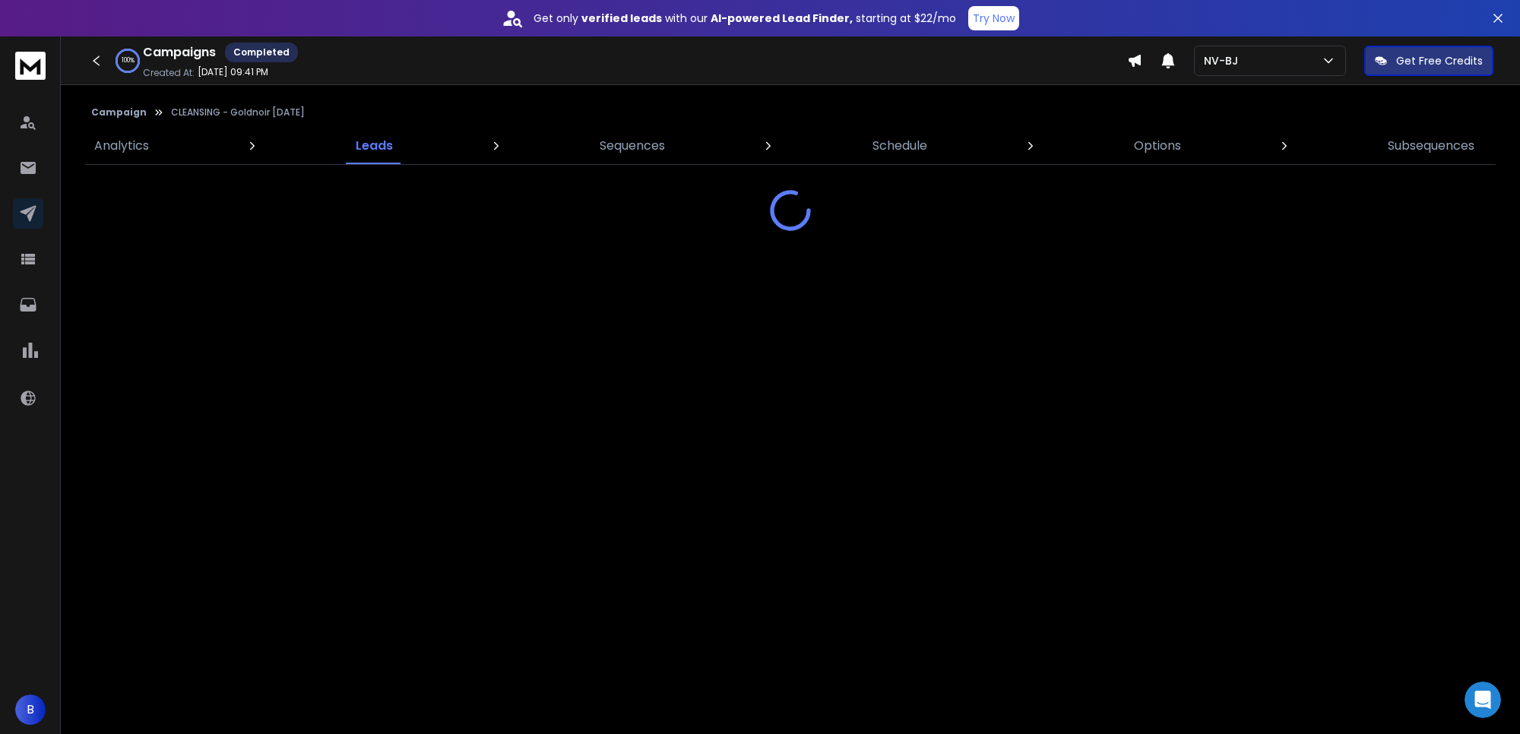
click at [391, 142] on link "Leads" at bounding box center [374, 146] width 55 height 36
click at [391, 143] on link "Leads" at bounding box center [374, 146] width 55 height 36
click at [380, 146] on p "Leads" at bounding box center [374, 146] width 37 height 18
click at [374, 158] on link "Leads" at bounding box center [374, 146] width 55 height 36
click at [374, 156] on link "Leads" at bounding box center [374, 146] width 55 height 36
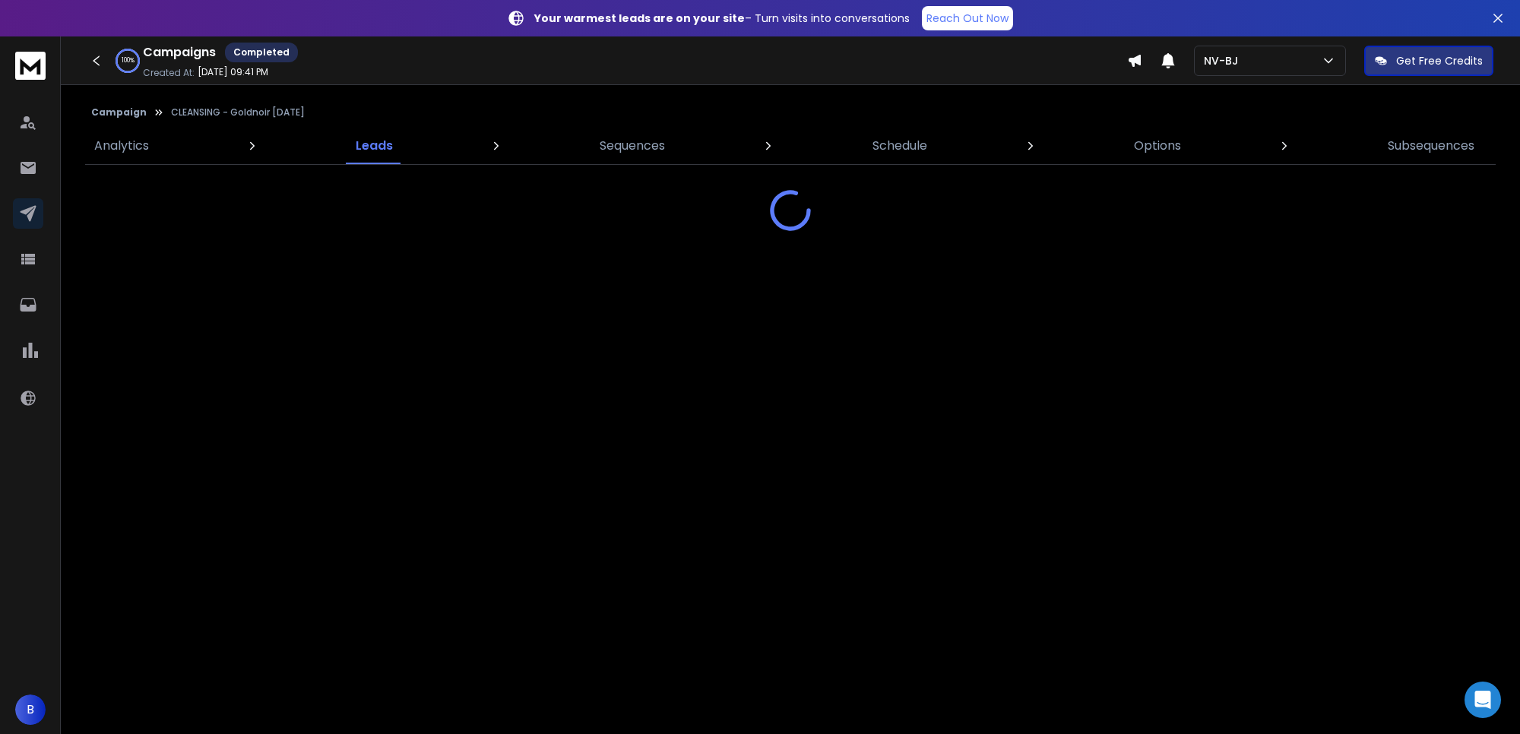
click at [374, 156] on link "Leads" at bounding box center [374, 146] width 55 height 36
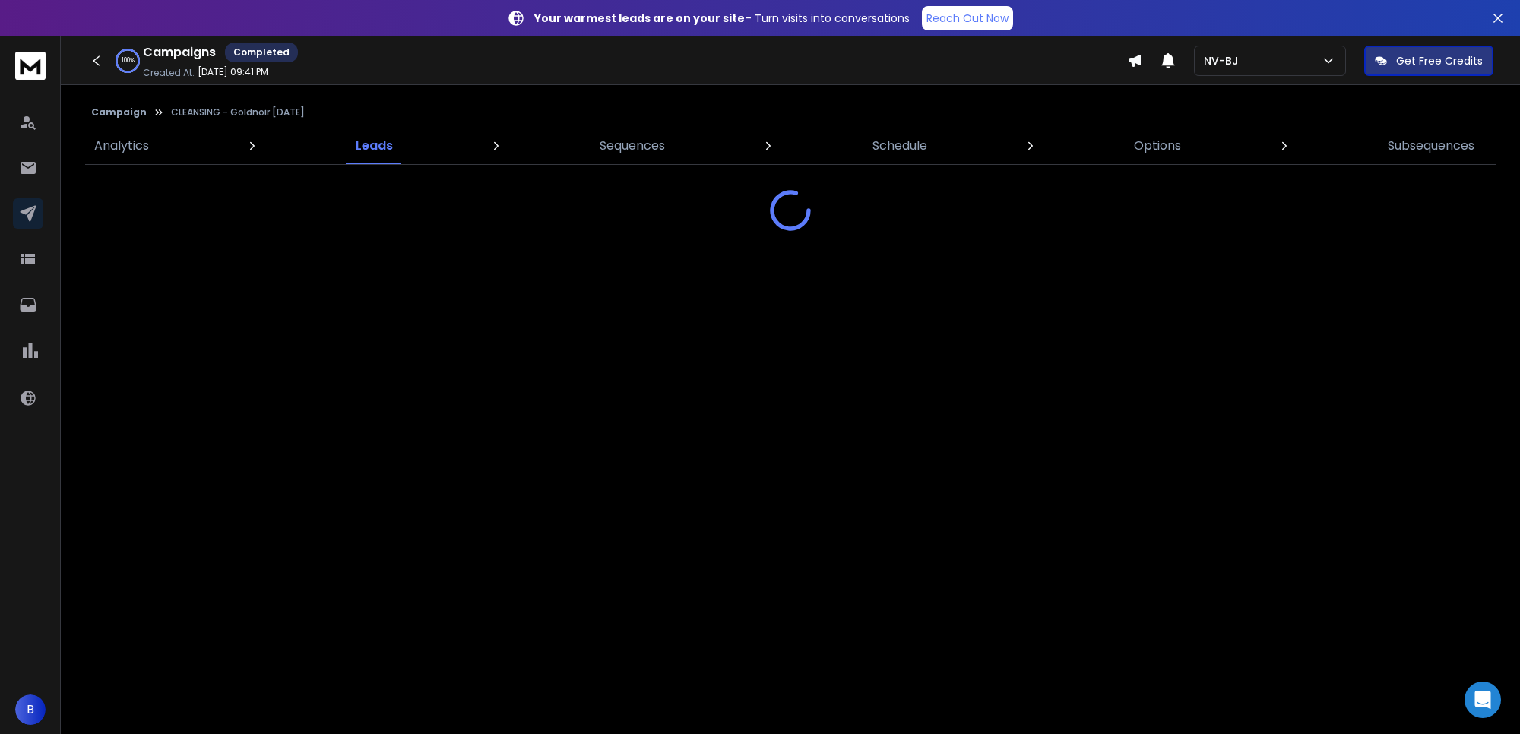
click at [375, 154] on p "Leads" at bounding box center [374, 146] width 37 height 18
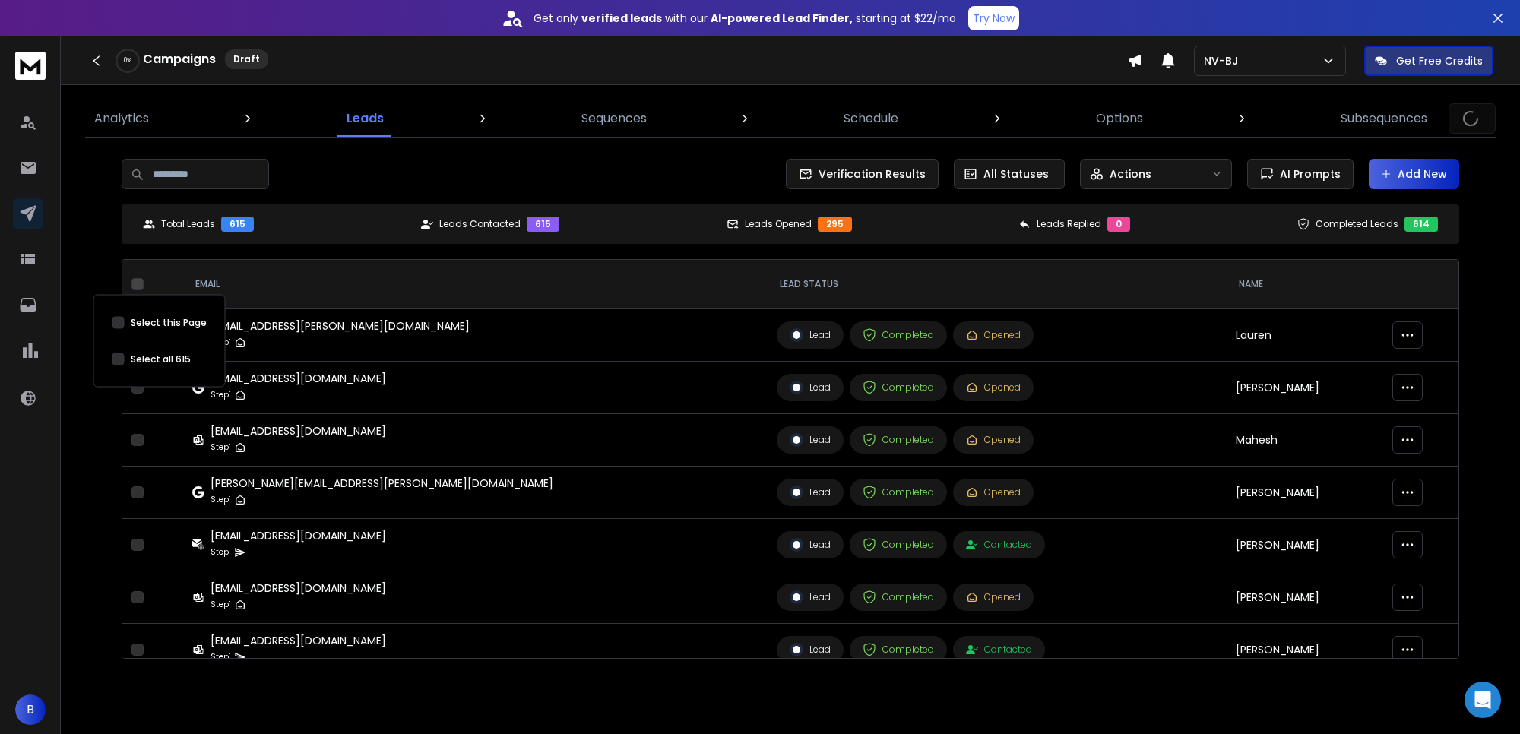
click at [138, 280] on button "Select this Page" at bounding box center [137, 284] width 12 height 12
click at [158, 361] on label "Select all 615" at bounding box center [161, 359] width 60 height 12
click at [112, 359] on button "Select this Page" at bounding box center [118, 359] width 12 height 12
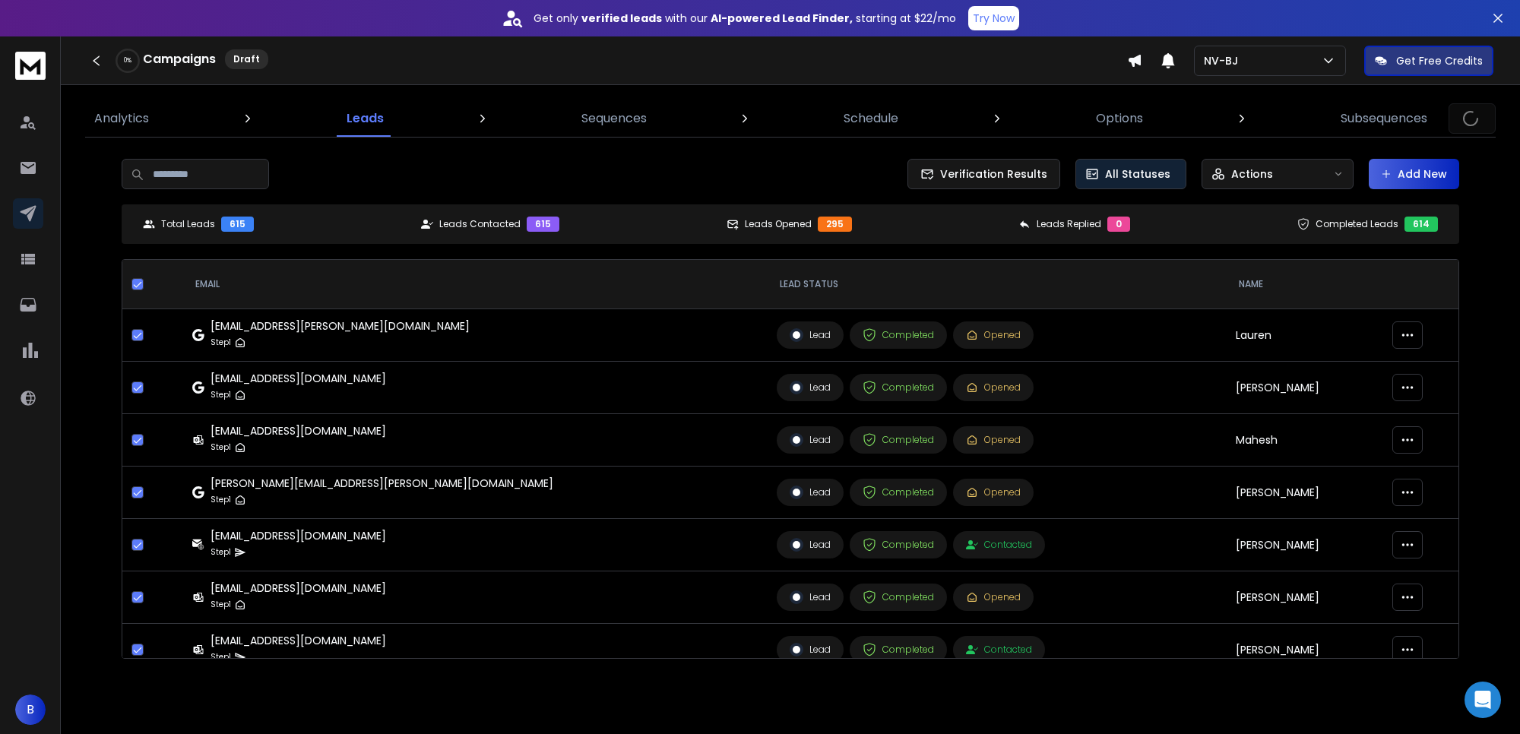
click at [1116, 176] on p "All Statuses" at bounding box center [1137, 173] width 65 height 15
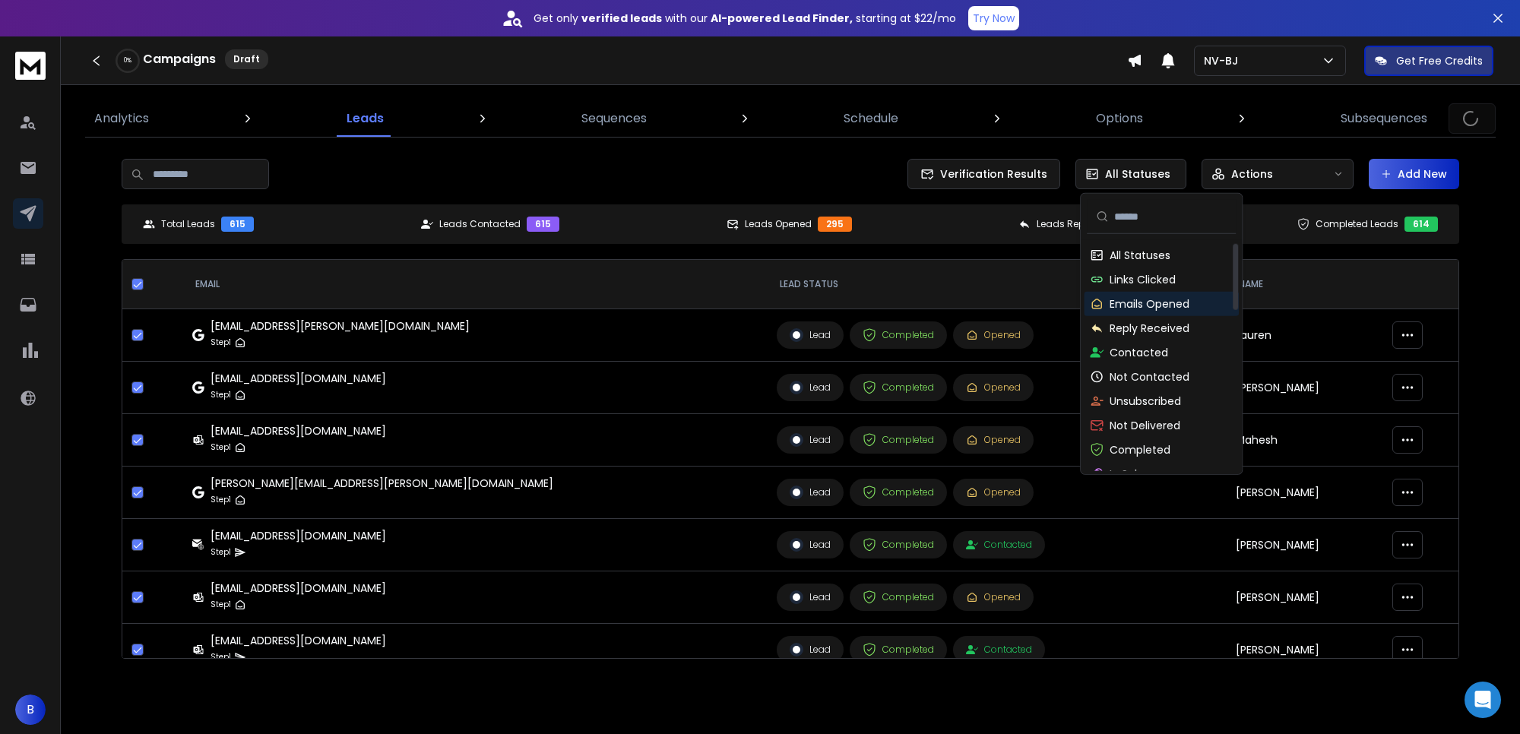
click at [1137, 305] on p "Emails Opened" at bounding box center [1149, 303] width 80 height 15
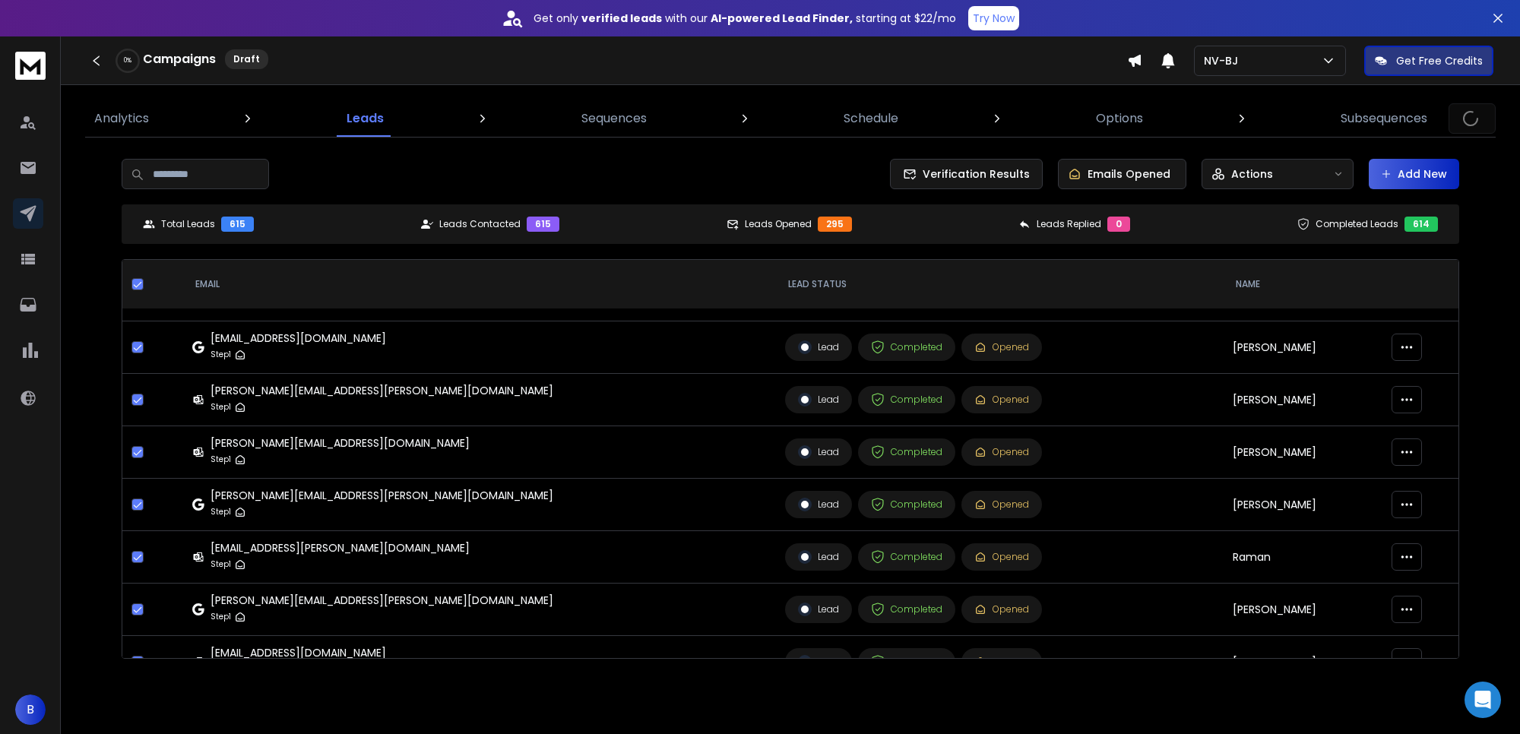
scroll to position [2293, 0]
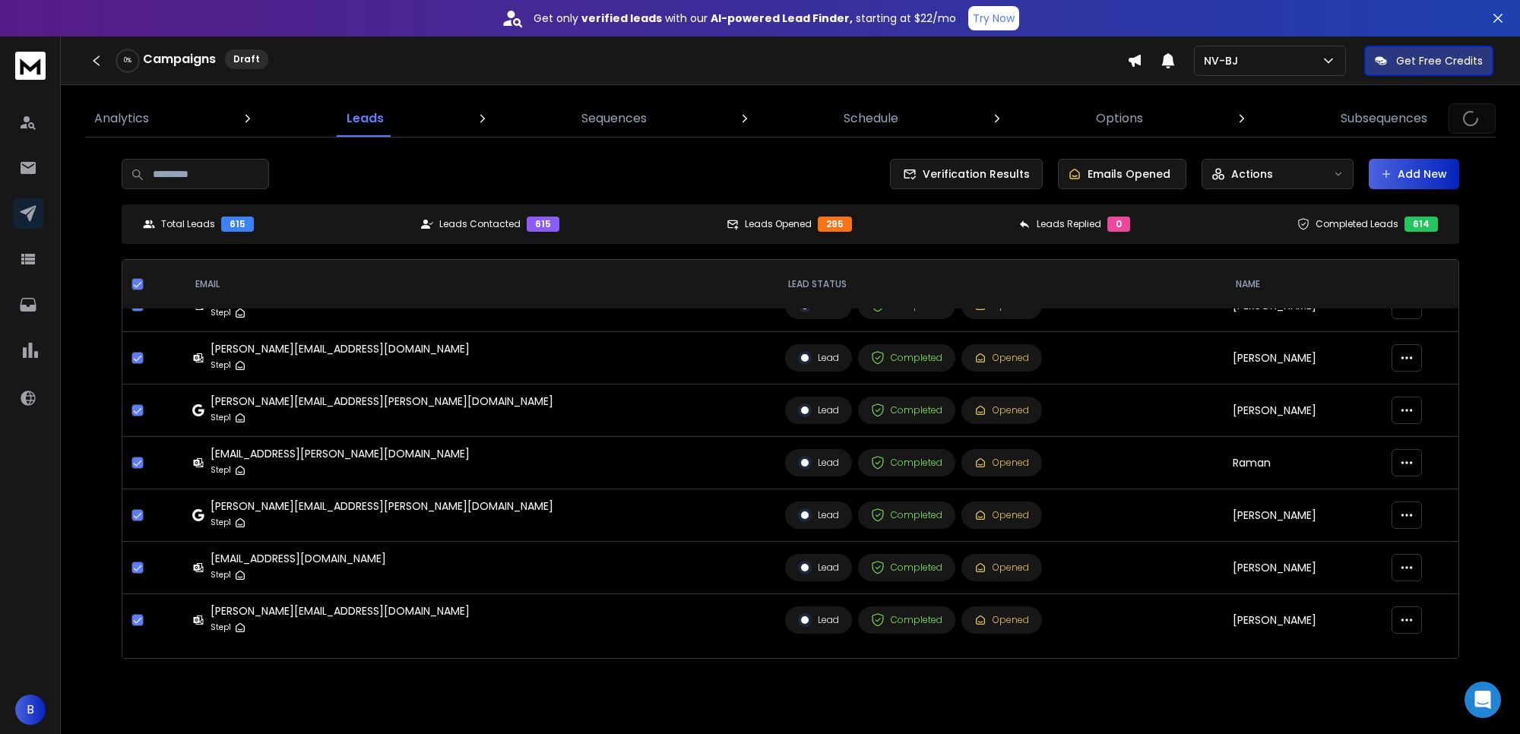
click at [1269, 157] on div "Verification Results Emails Opened Actions Add New Total Leads 615 Leads Contac…" at bounding box center [790, 407] width 1410 height 509
click at [1266, 168] on p "Actions" at bounding box center [1252, 173] width 42 height 15
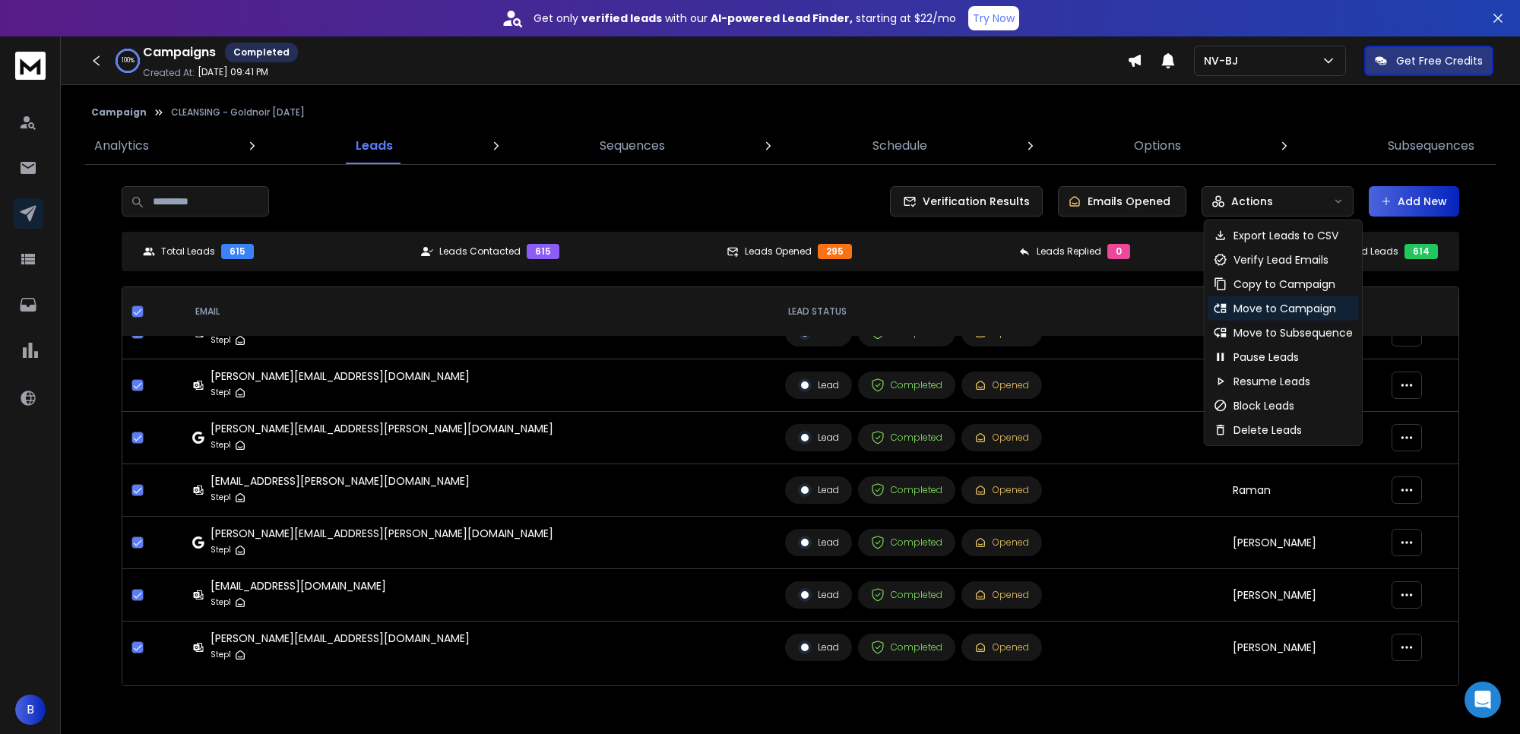
click at [1270, 305] on p "Move to Campaign" at bounding box center [1284, 308] width 103 height 15
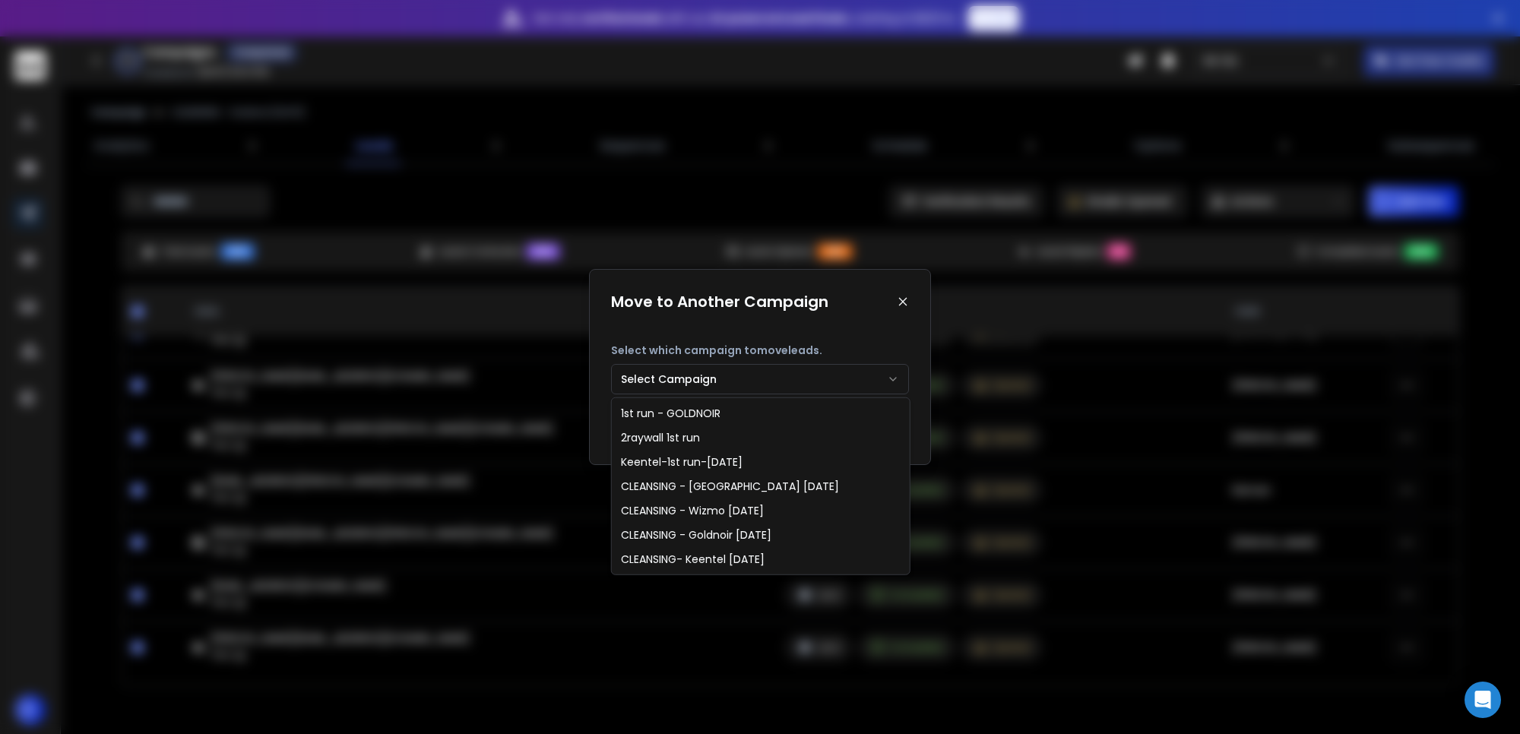
click at [834, 370] on button "Select Campaign" at bounding box center [760, 379] width 298 height 30
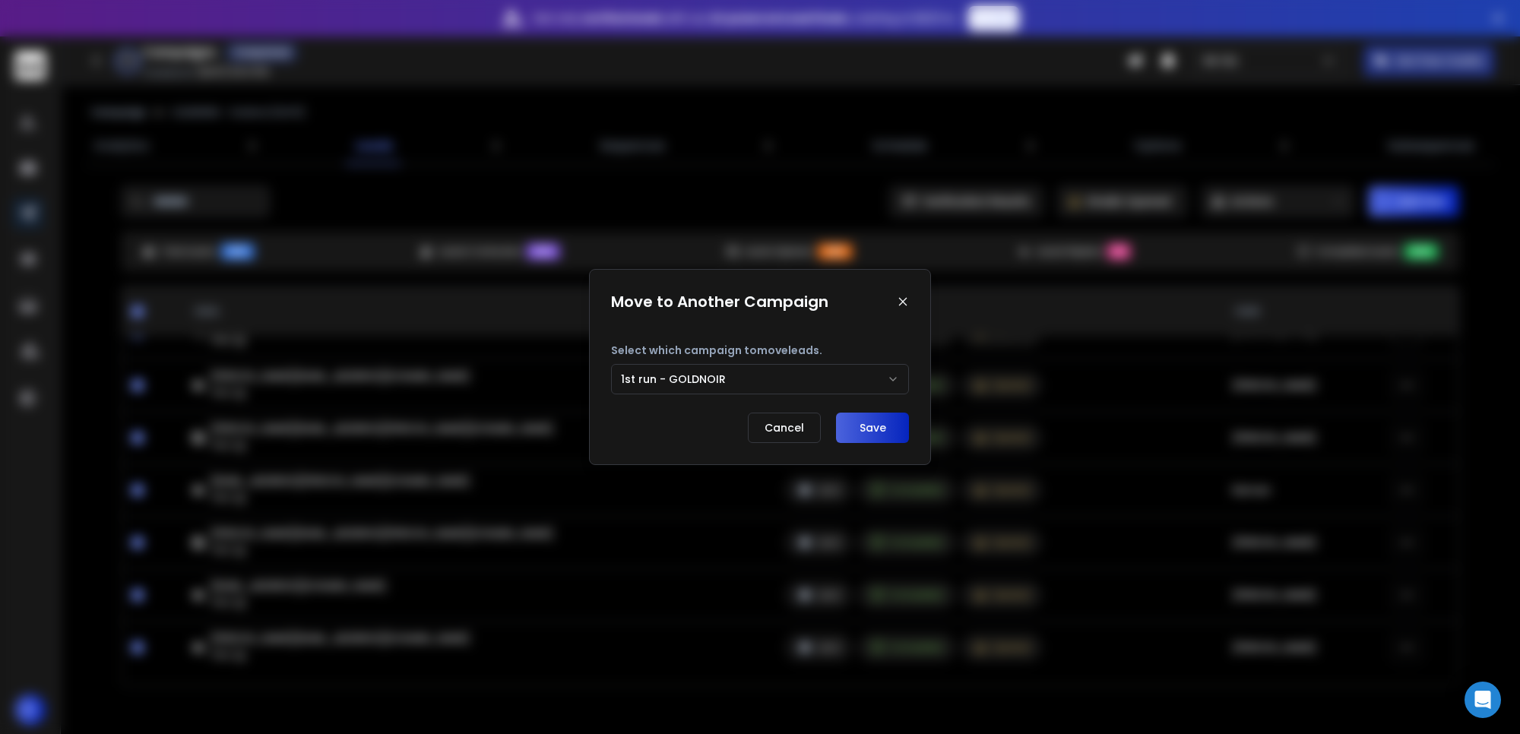
click at [872, 426] on button "Save" at bounding box center [872, 428] width 73 height 30
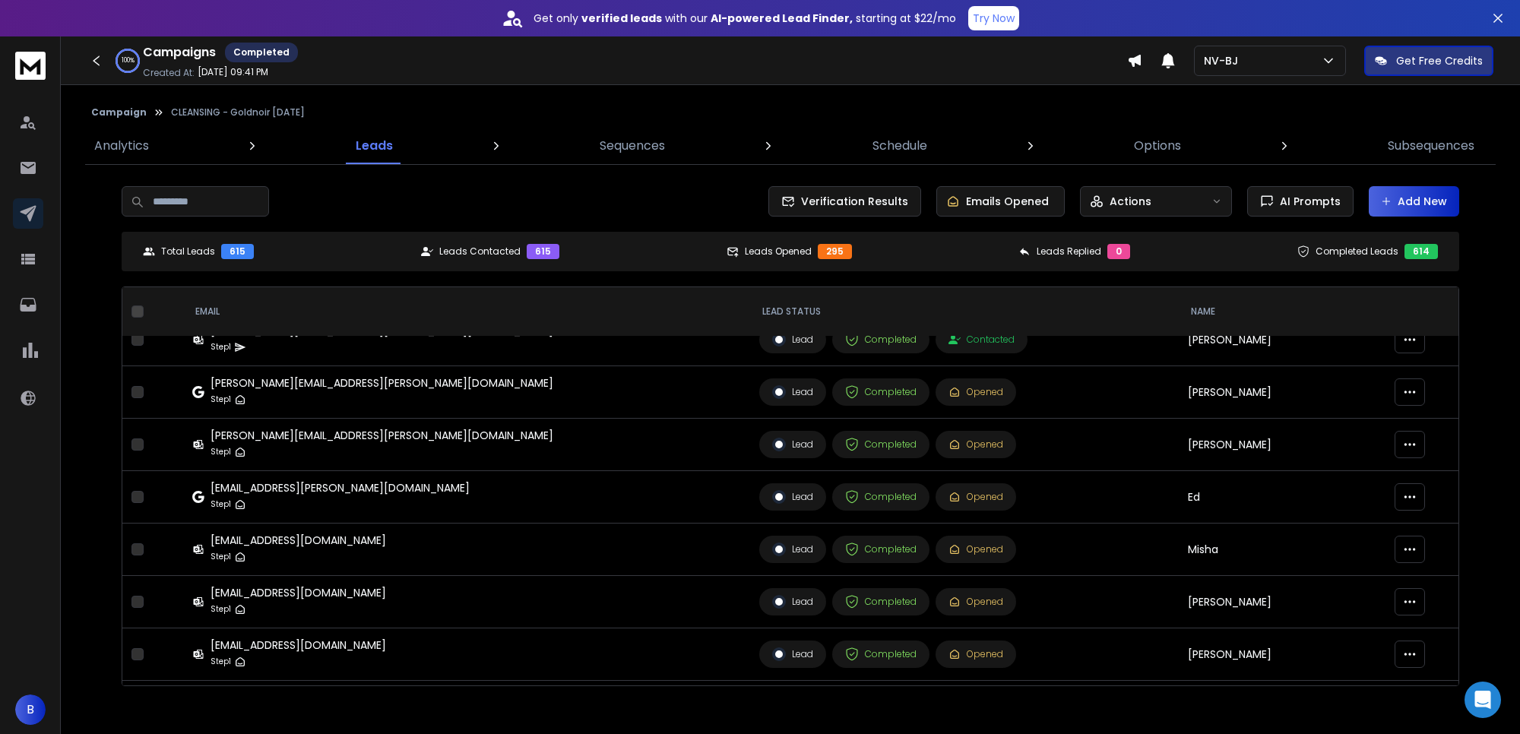
scroll to position [1723, 0]
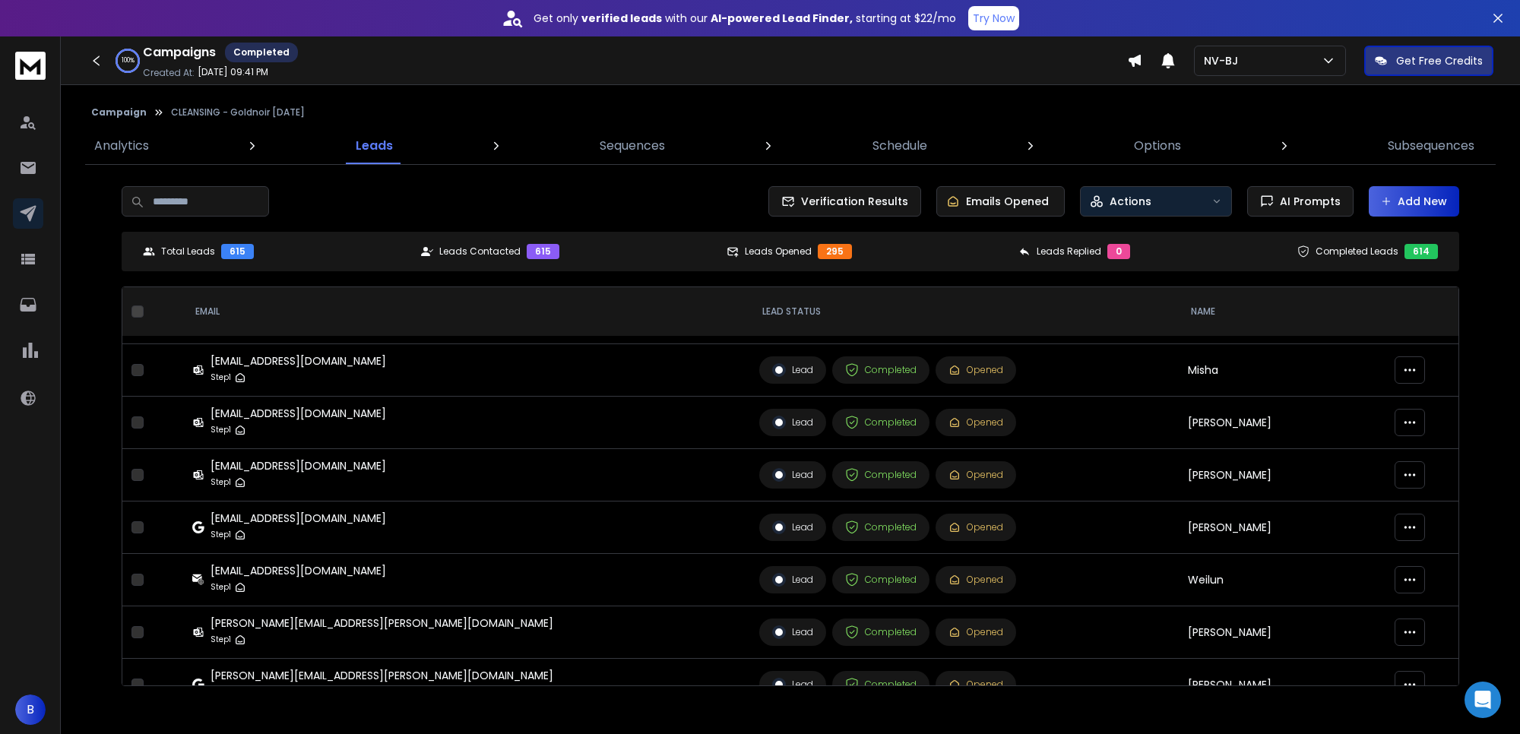
click at [1116, 209] on p "Actions" at bounding box center [1130, 201] width 42 height 15
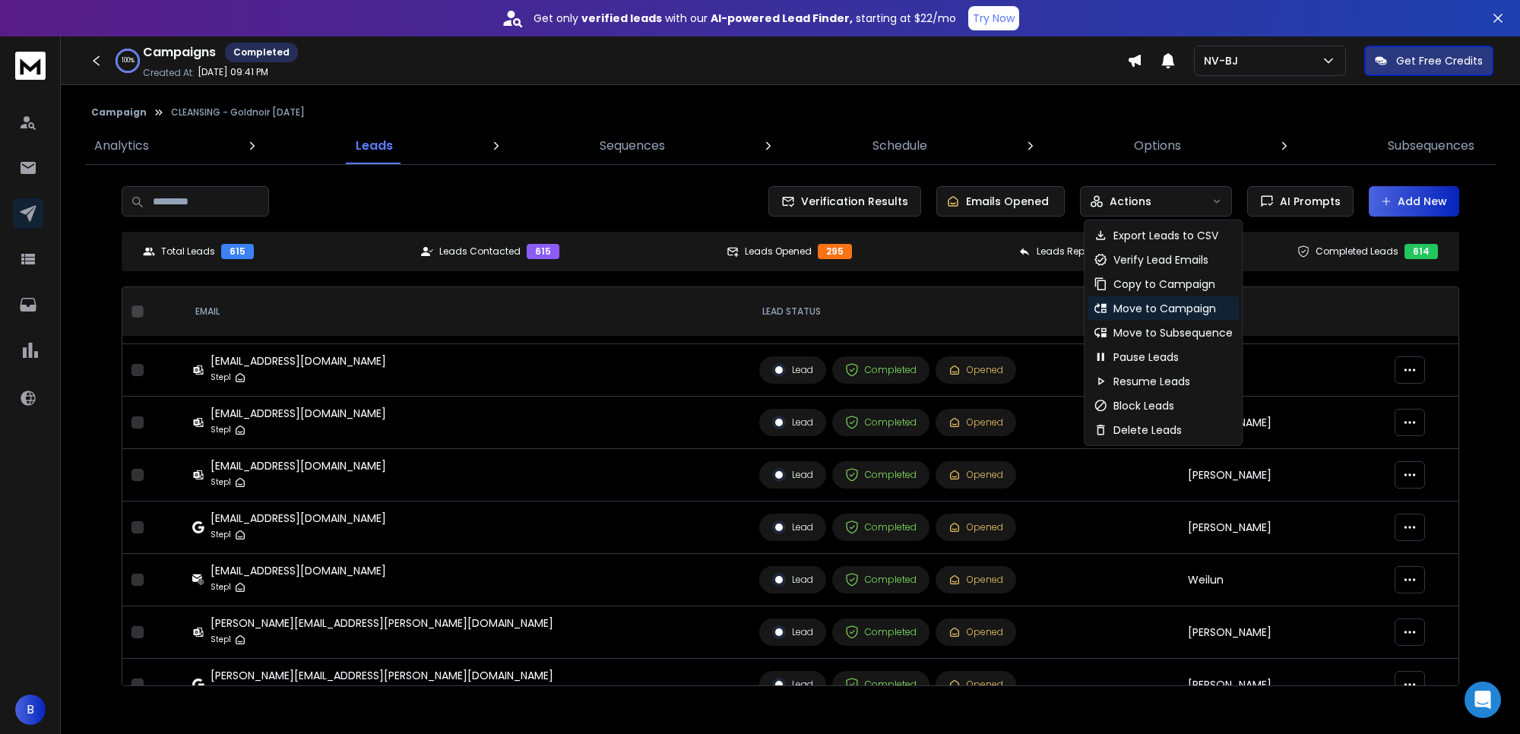
click at [1156, 309] on p "Move to Campaign" at bounding box center [1164, 308] width 103 height 15
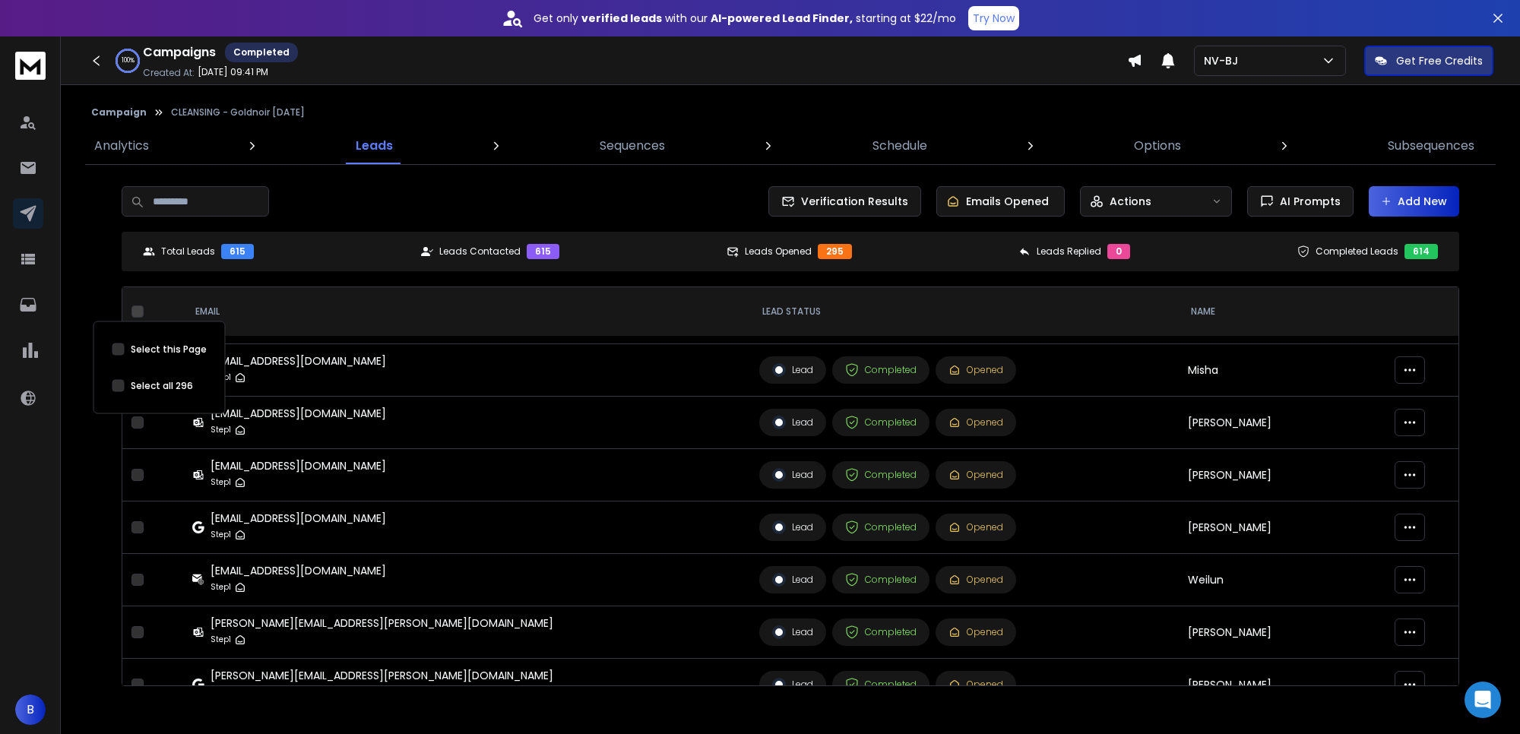
click at [146, 385] on label "Select all 296" at bounding box center [162, 386] width 62 height 12
click at [115, 386] on button "Select this Page" at bounding box center [118, 386] width 12 height 12
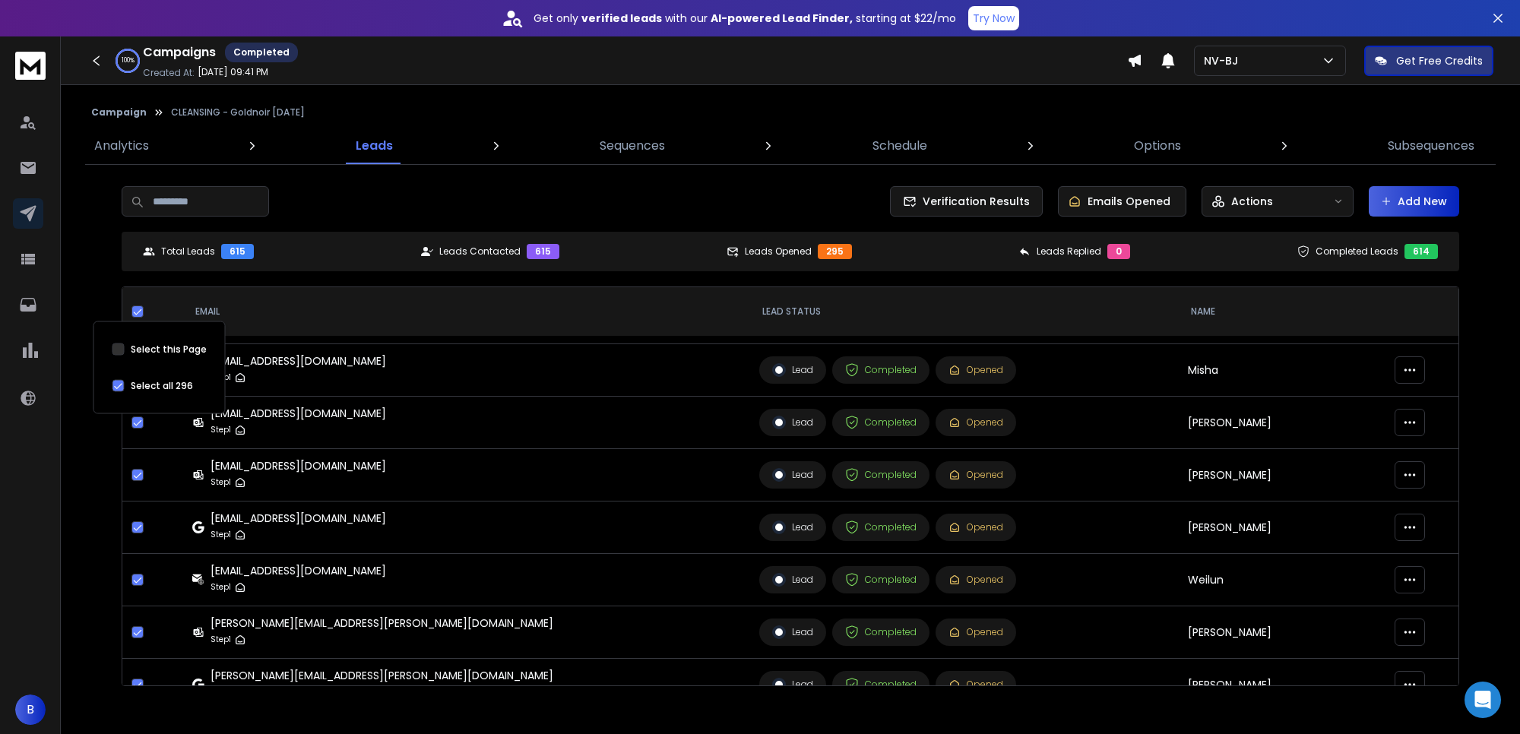
click at [122, 346] on button "Select this Page" at bounding box center [118, 349] width 12 height 12
click at [1131, 201] on p "Emails Opened" at bounding box center [1128, 201] width 83 height 15
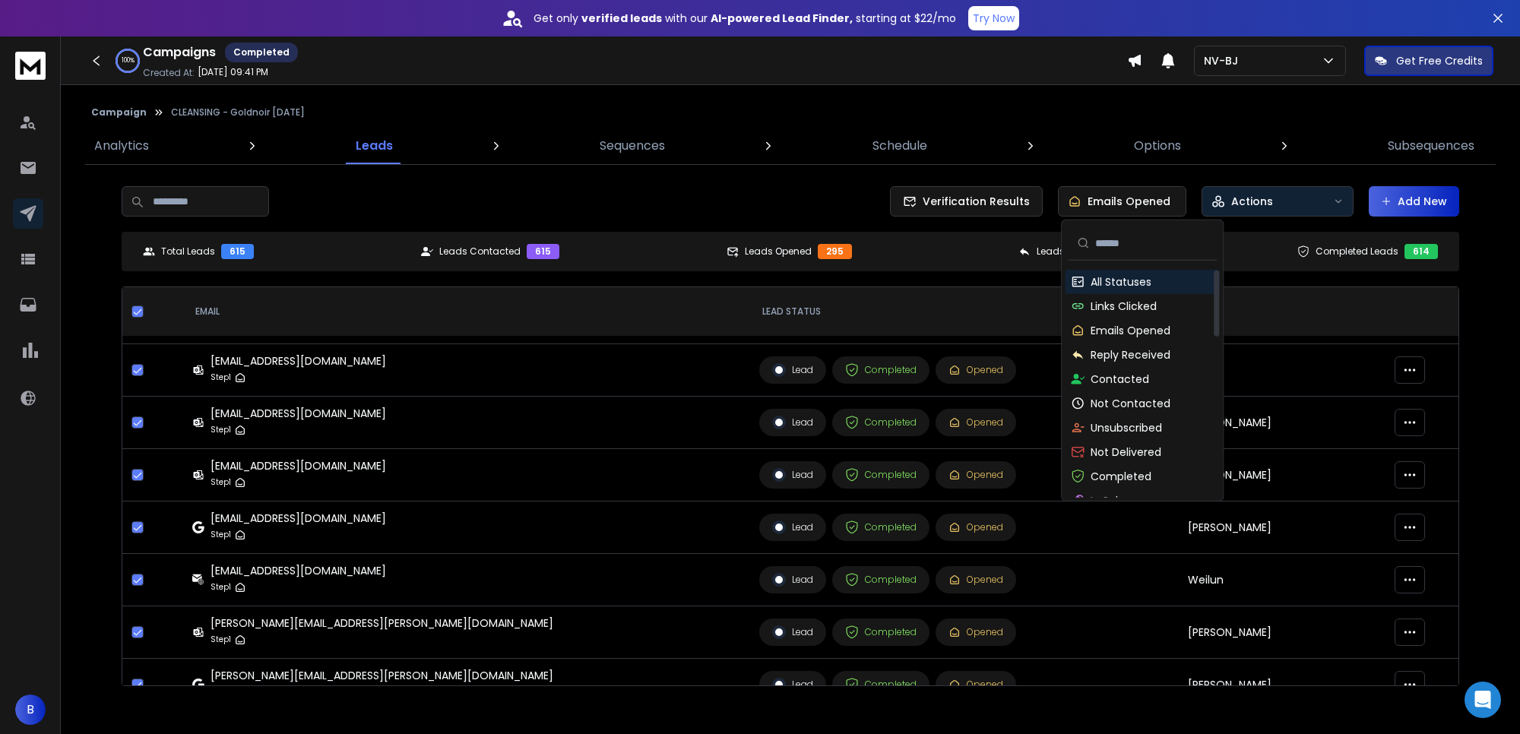
click at [1285, 199] on div "Actions" at bounding box center [1269, 201] width 116 height 15
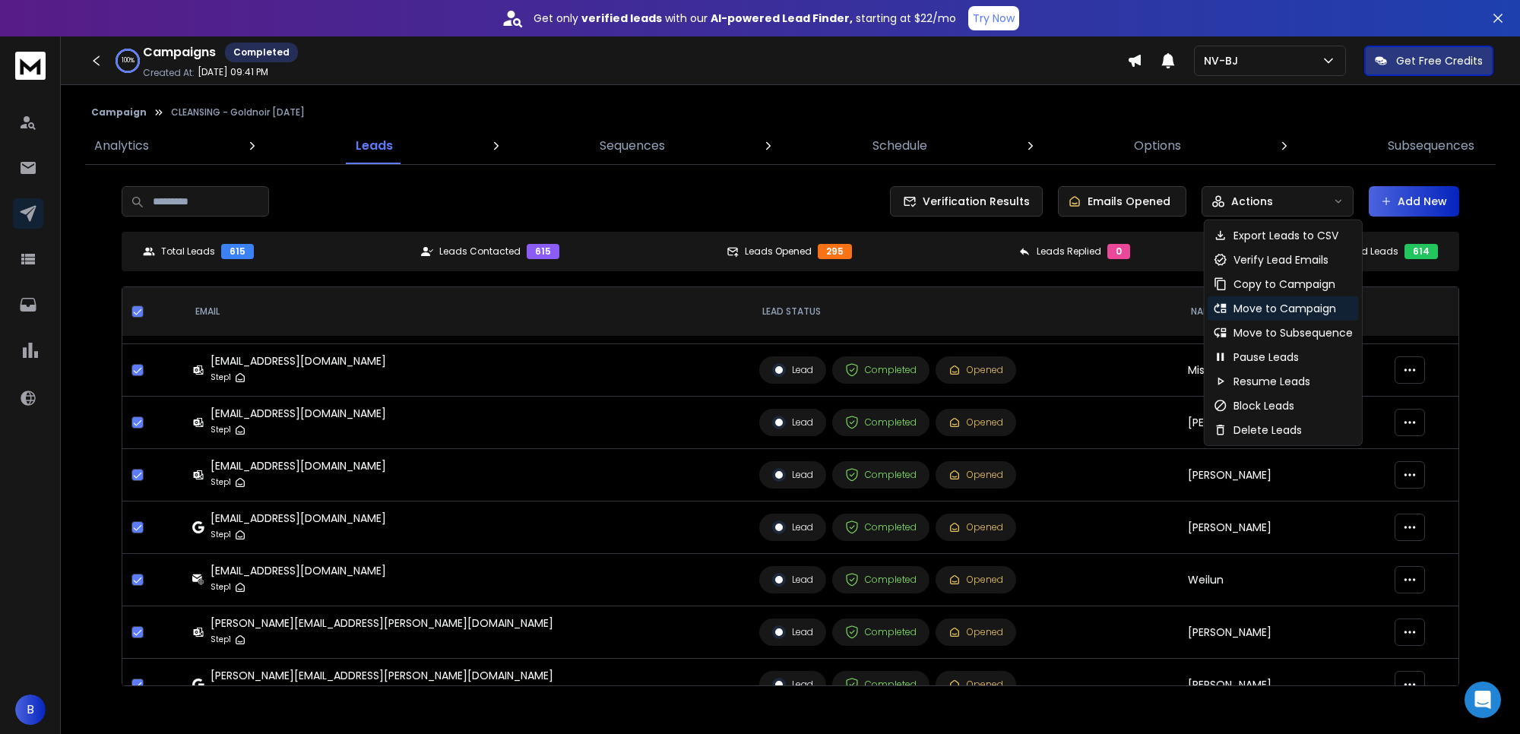
click at [1281, 306] on p "Move to Campaign" at bounding box center [1284, 308] width 103 height 15
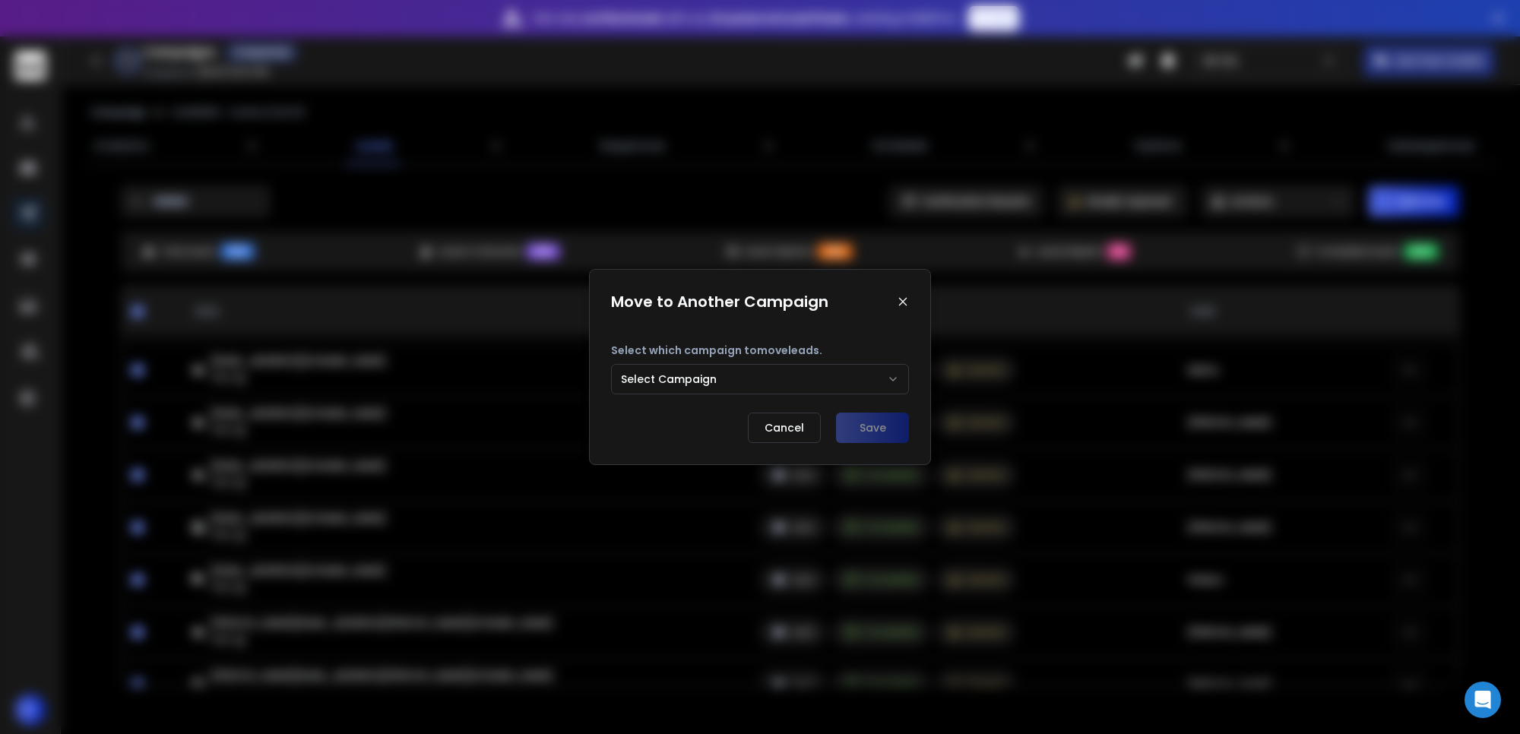
click at [723, 380] on button "Select Campaign" at bounding box center [760, 379] width 298 height 30
click at [878, 437] on button "Save" at bounding box center [872, 428] width 73 height 30
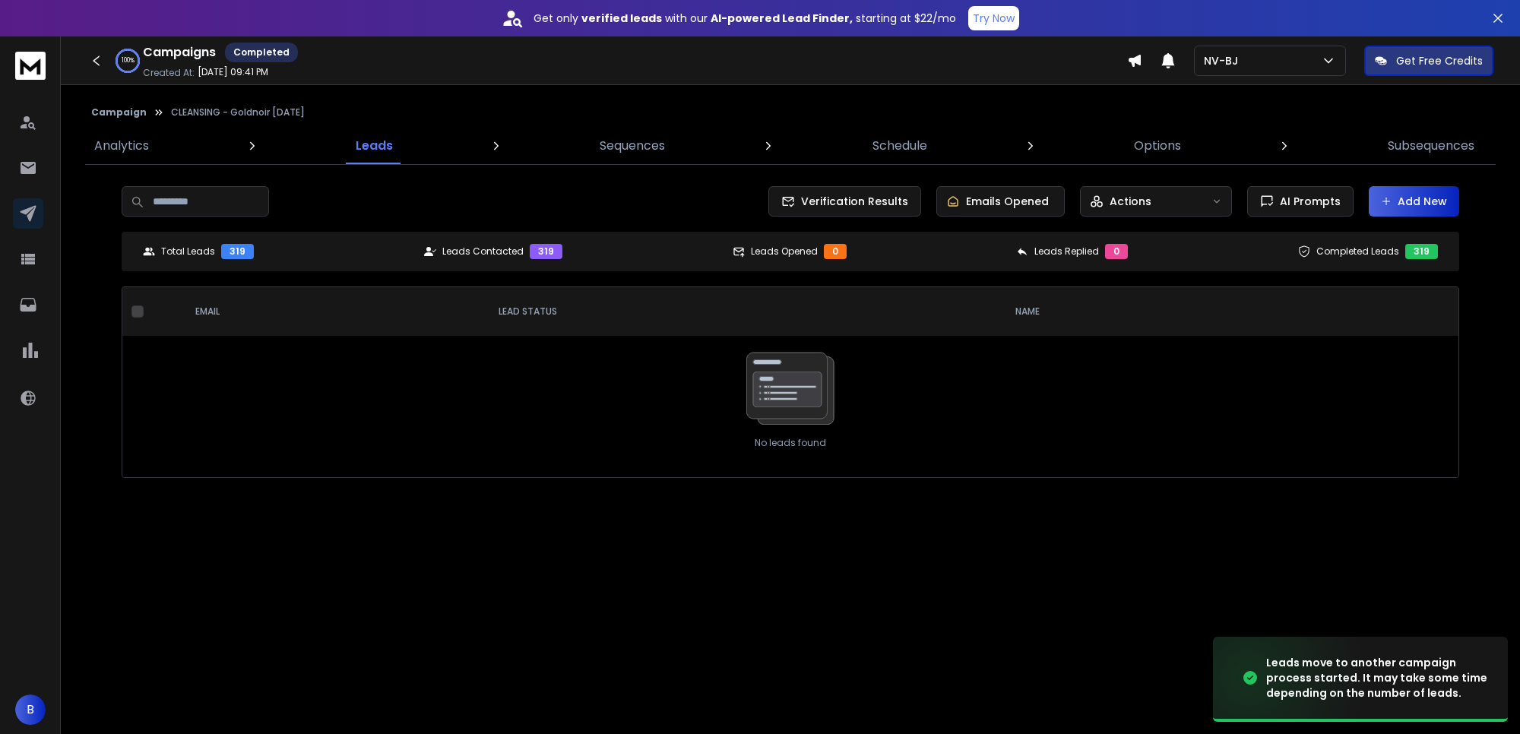
scroll to position [0, 0]
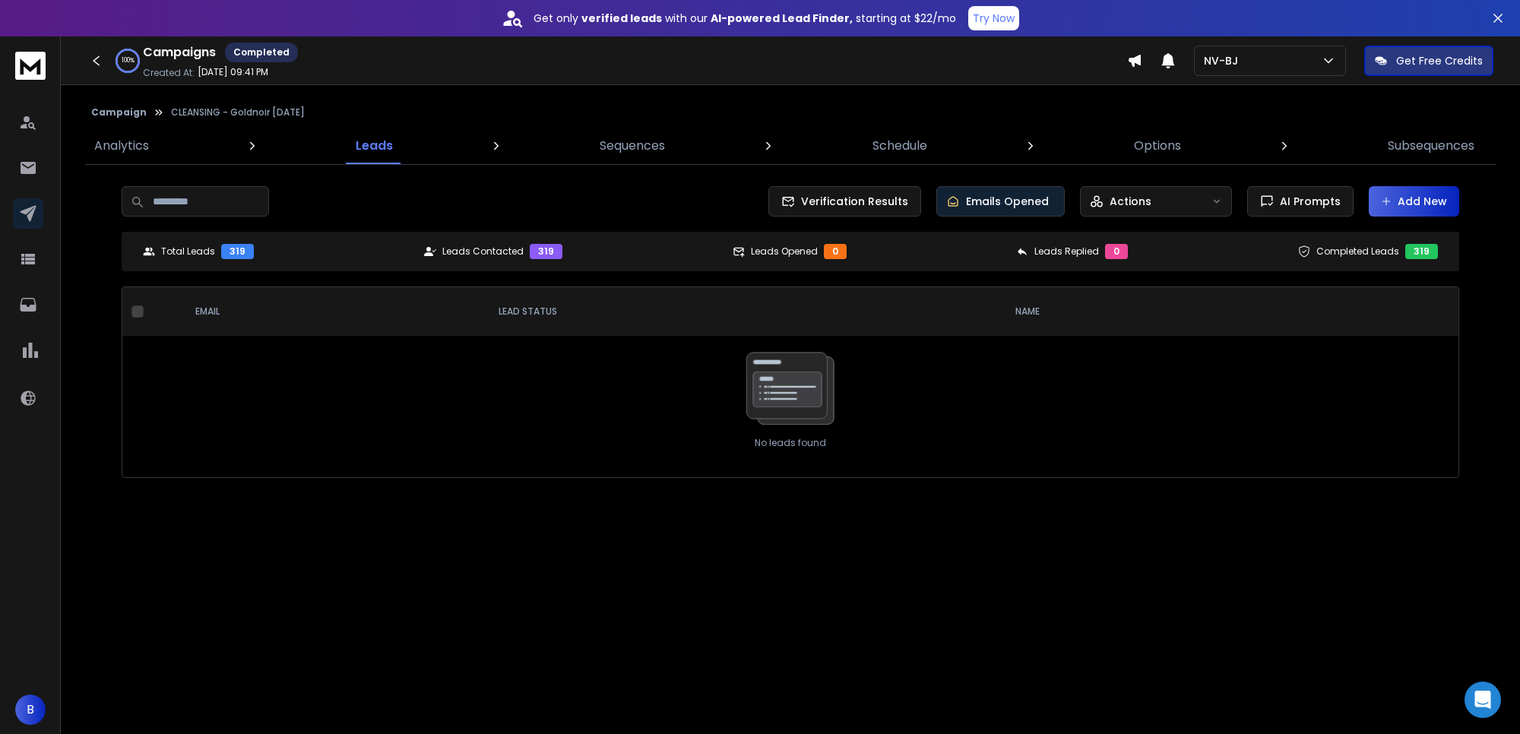
click at [1002, 207] on p "Emails Opened" at bounding box center [1007, 201] width 83 height 15
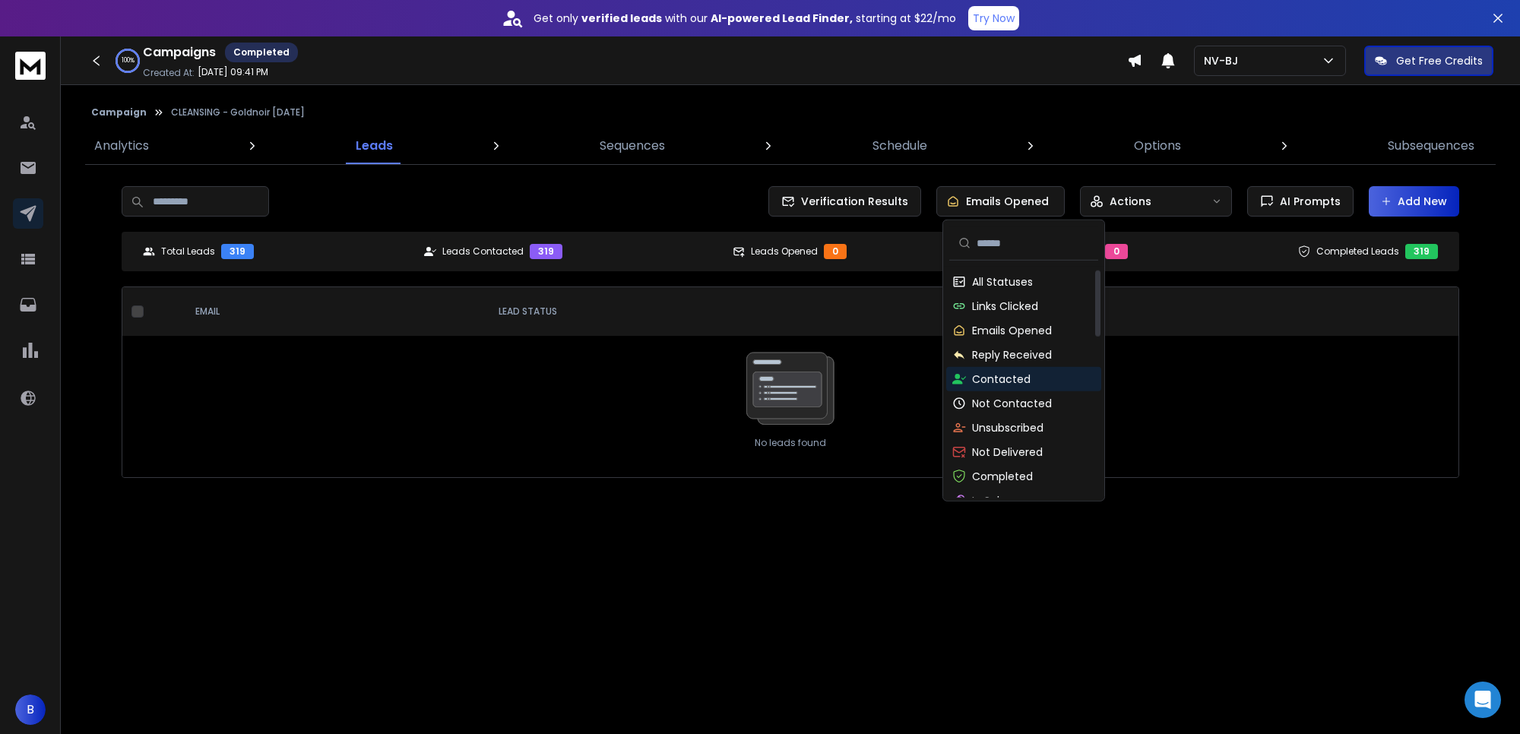
click at [1024, 373] on p "Contacted" at bounding box center [1001, 379] width 59 height 15
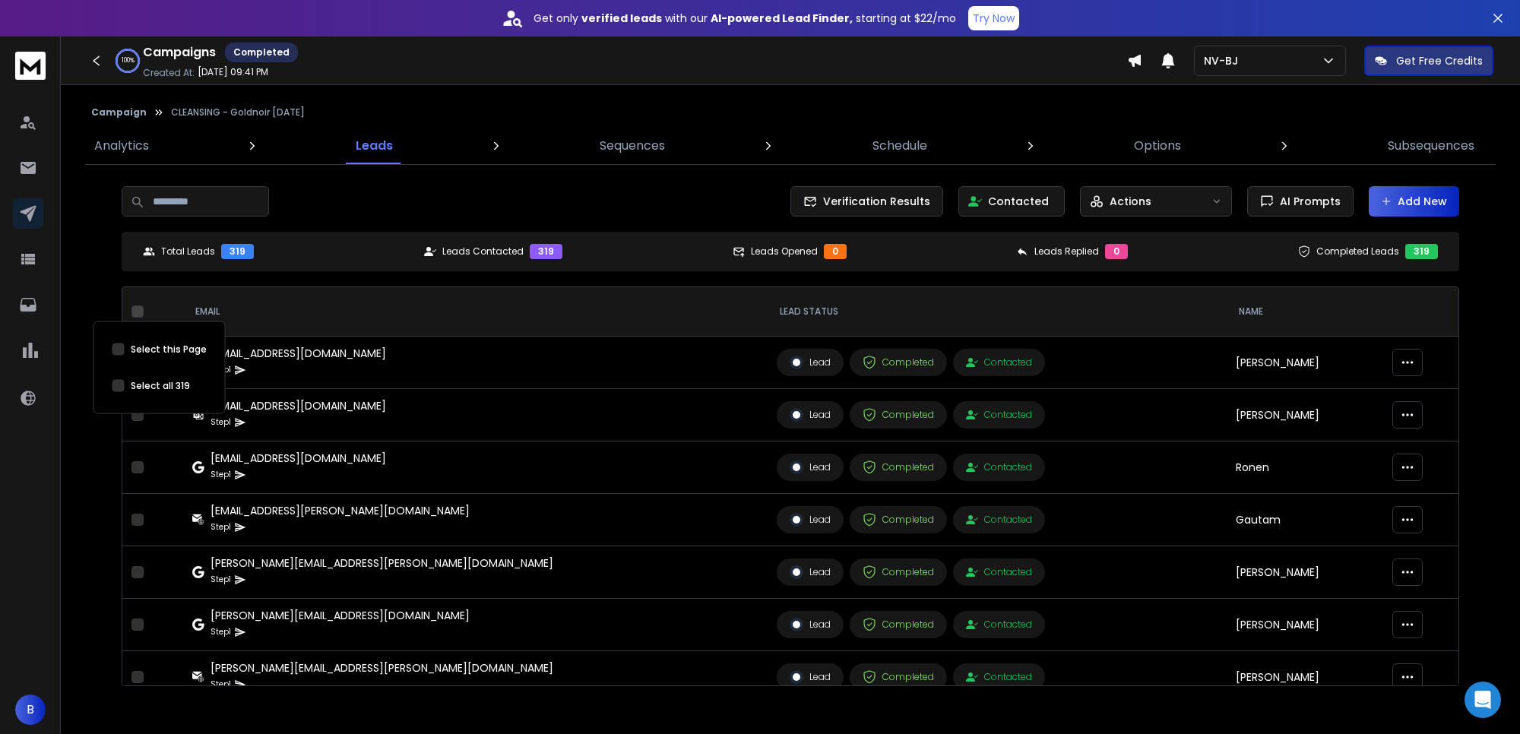
click at [142, 350] on label "Select this Page" at bounding box center [169, 349] width 76 height 12
click at [119, 386] on button "Select this Page" at bounding box center [118, 386] width 12 height 12
drag, startPoint x: 119, startPoint y: 343, endPoint x: 130, endPoint y: 371, distance: 29.4
click at [120, 343] on button "Select this Page" at bounding box center [118, 349] width 12 height 12
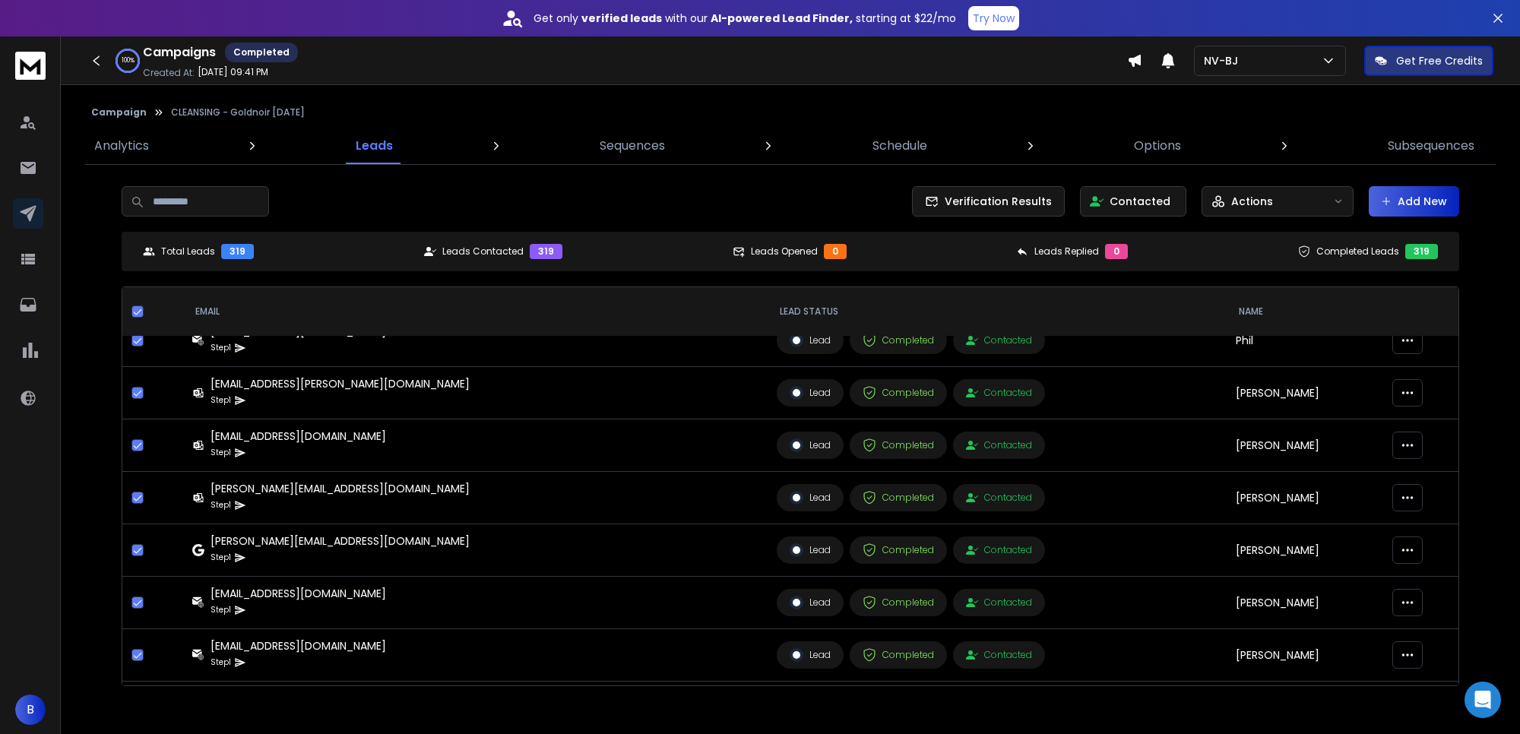
scroll to position [665, 0]
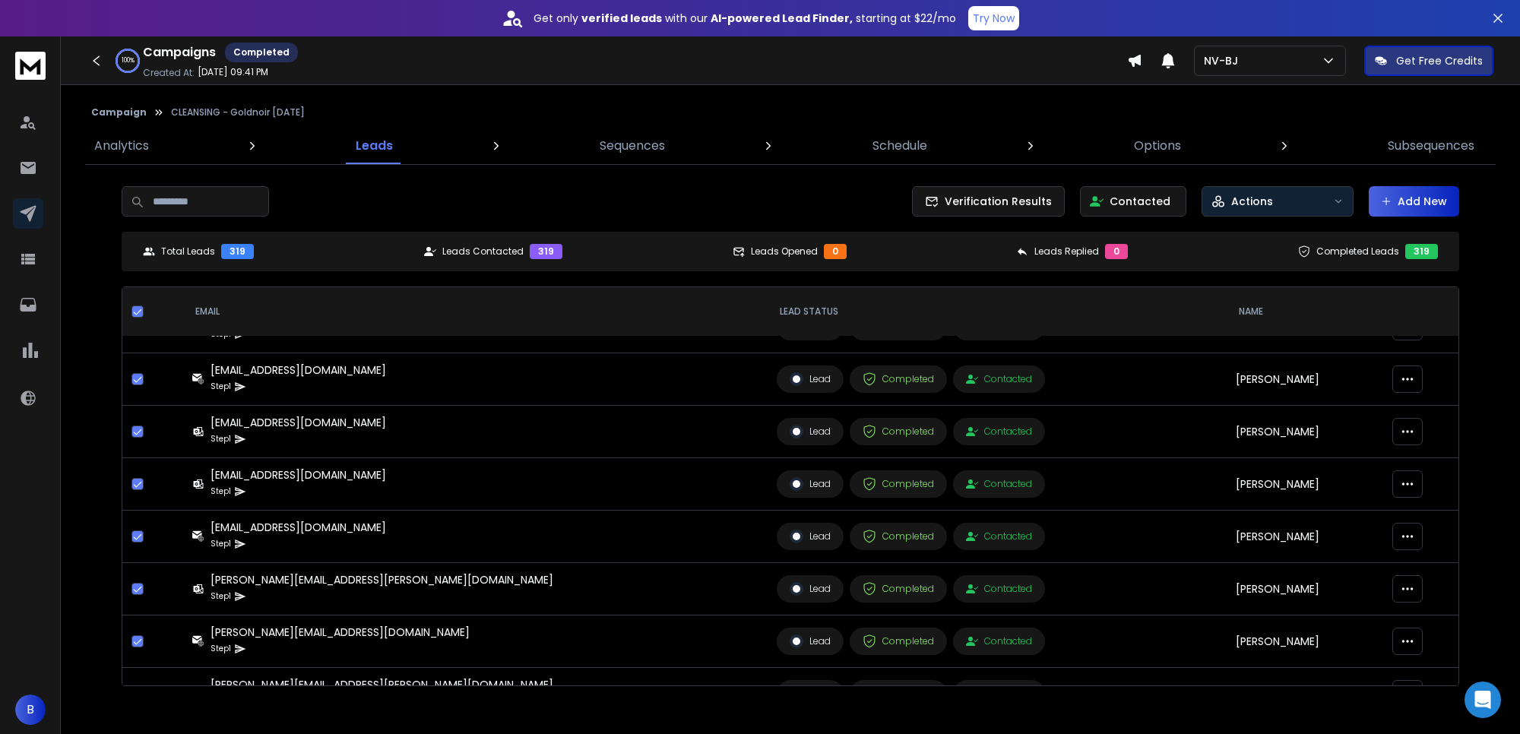
click at [1255, 198] on p "Actions" at bounding box center [1252, 201] width 42 height 15
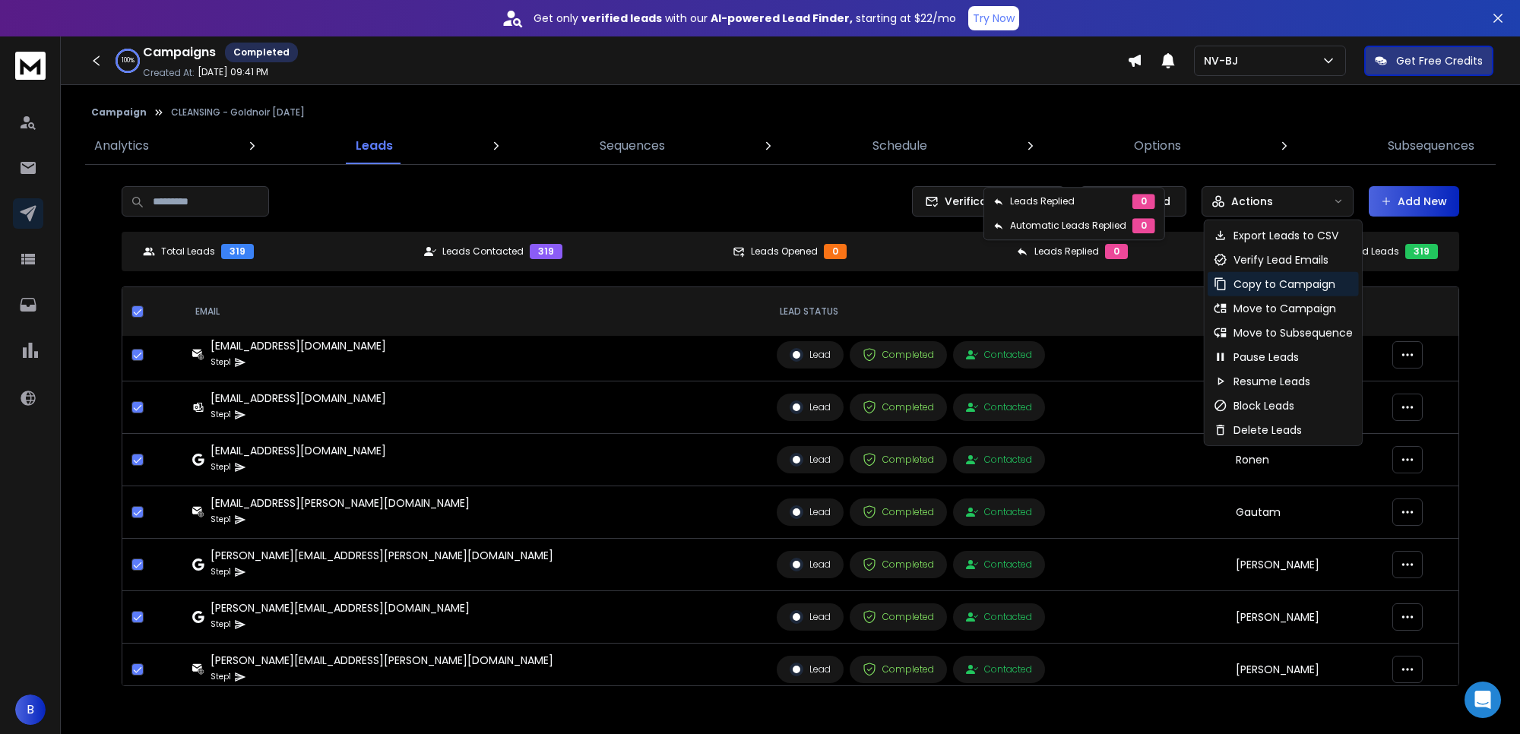
scroll to position [0, 0]
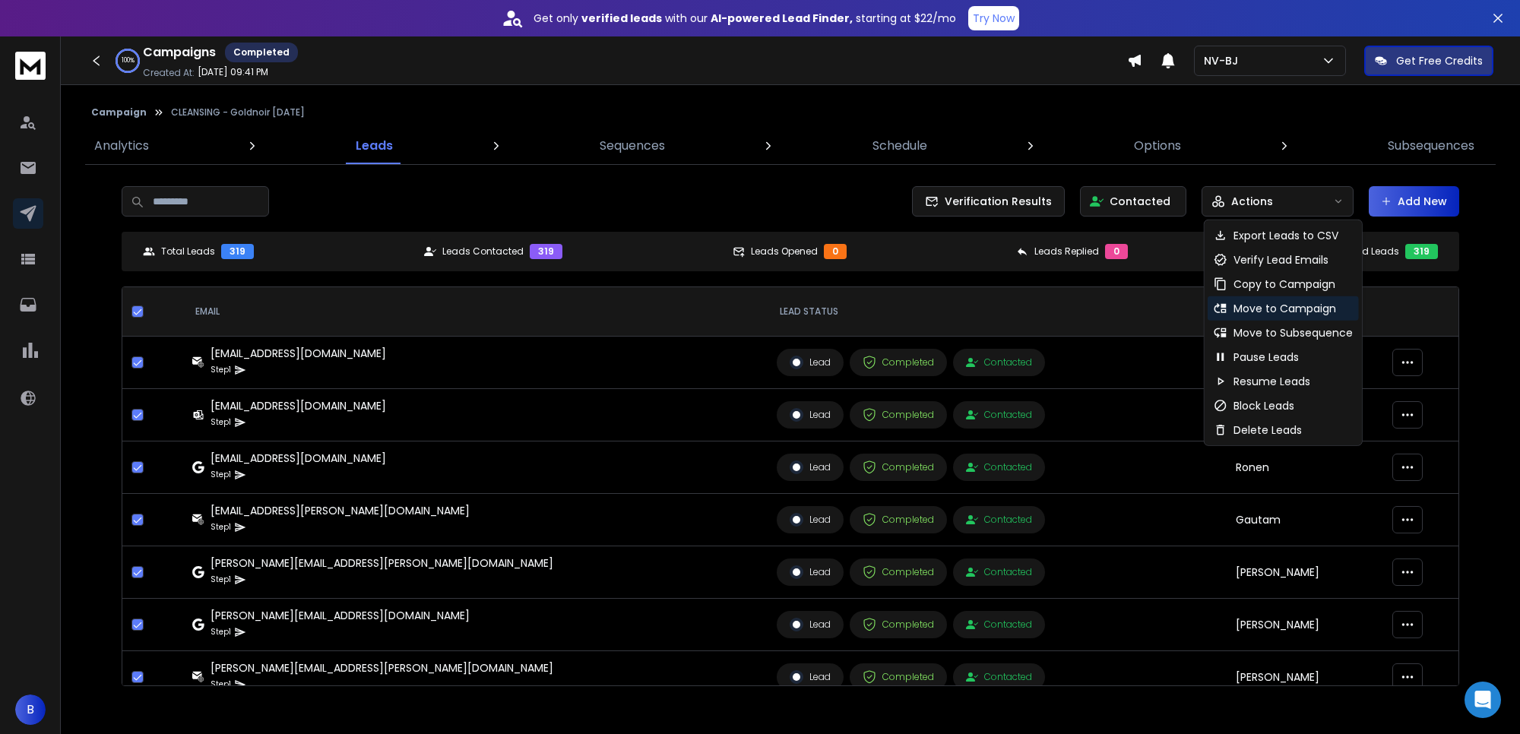
click at [1290, 305] on p "Move to Campaign" at bounding box center [1284, 308] width 103 height 15
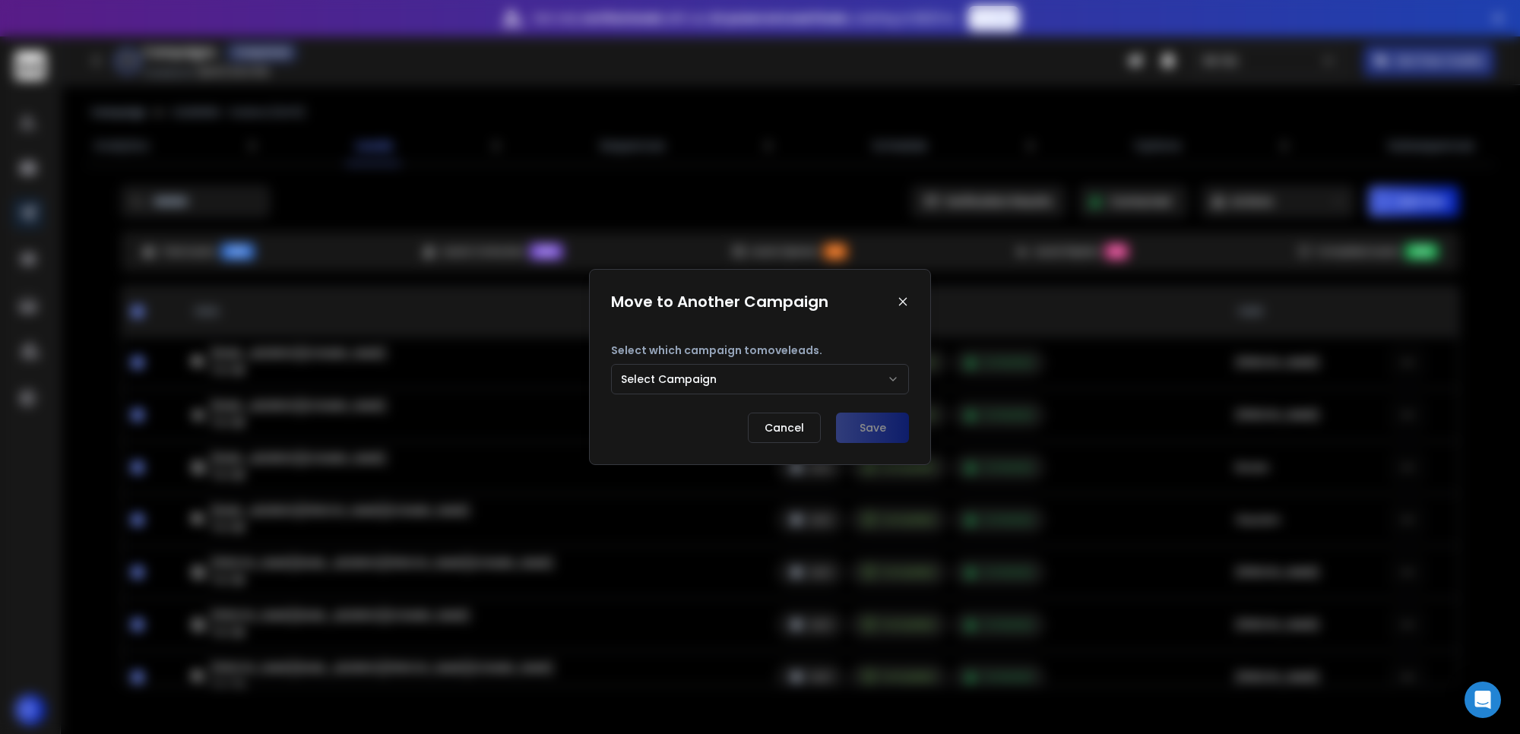
click at [787, 385] on button "Select Campaign" at bounding box center [760, 379] width 298 height 30
click at [884, 430] on button "Save" at bounding box center [872, 428] width 73 height 30
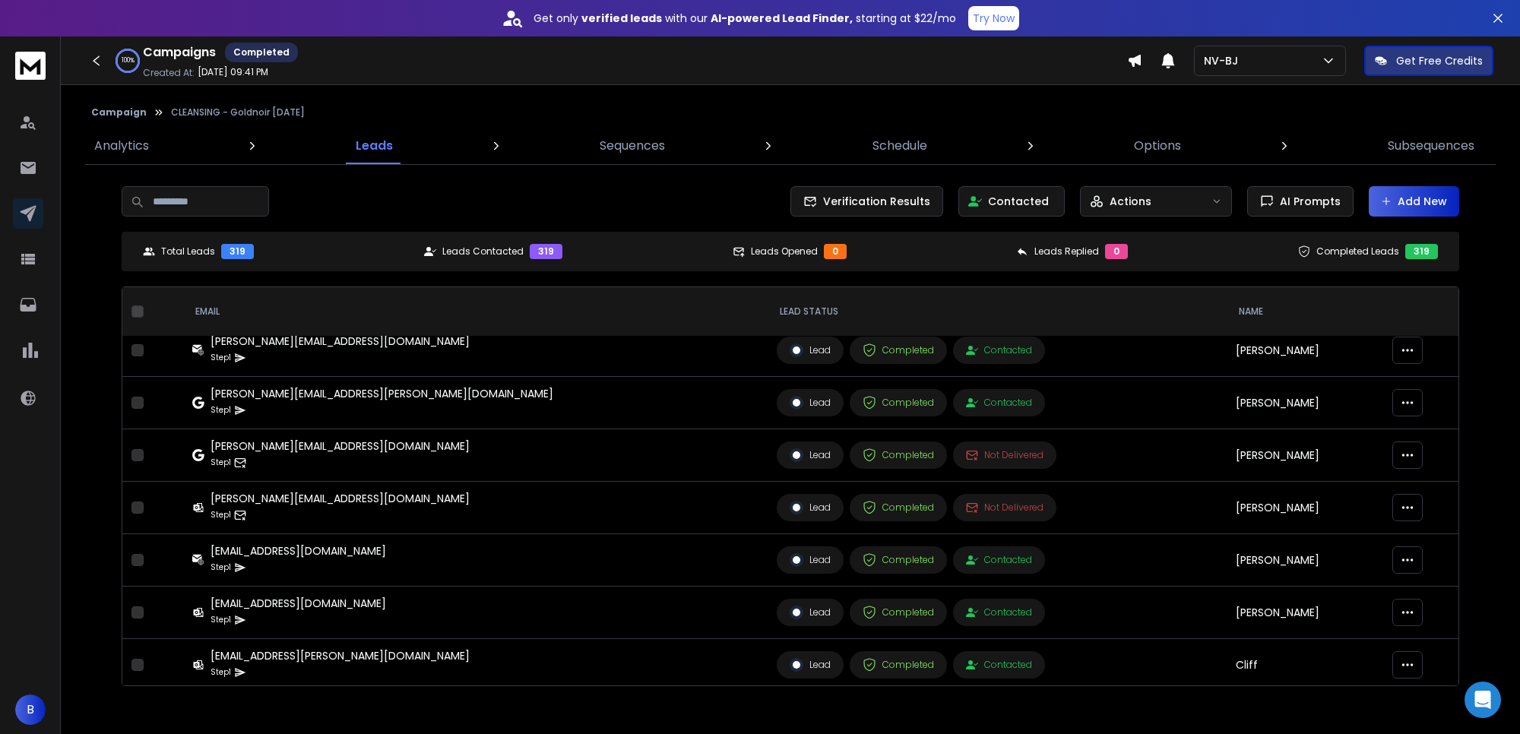
scroll to position [1235, 0]
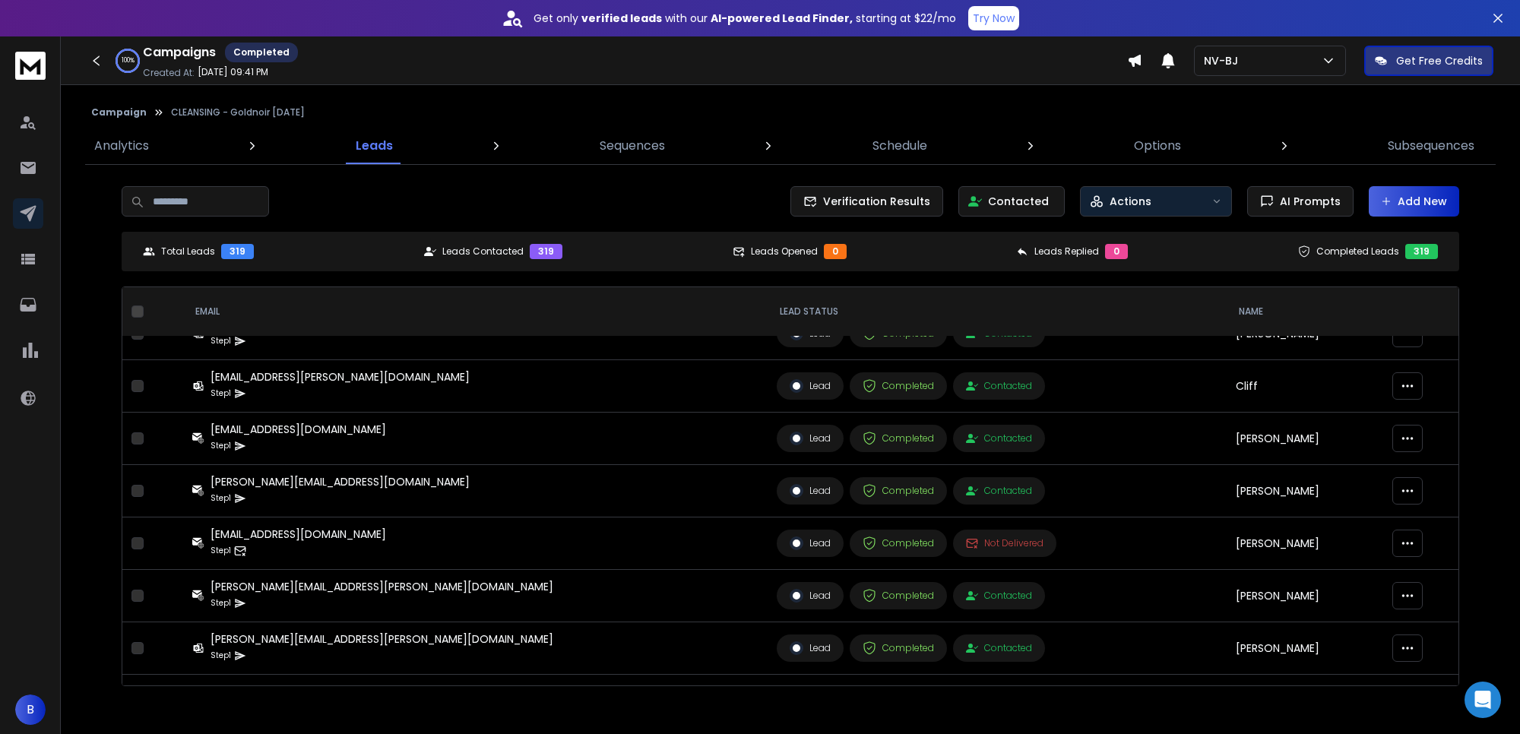
click at [1160, 195] on div "Actions" at bounding box center [1148, 201] width 116 height 15
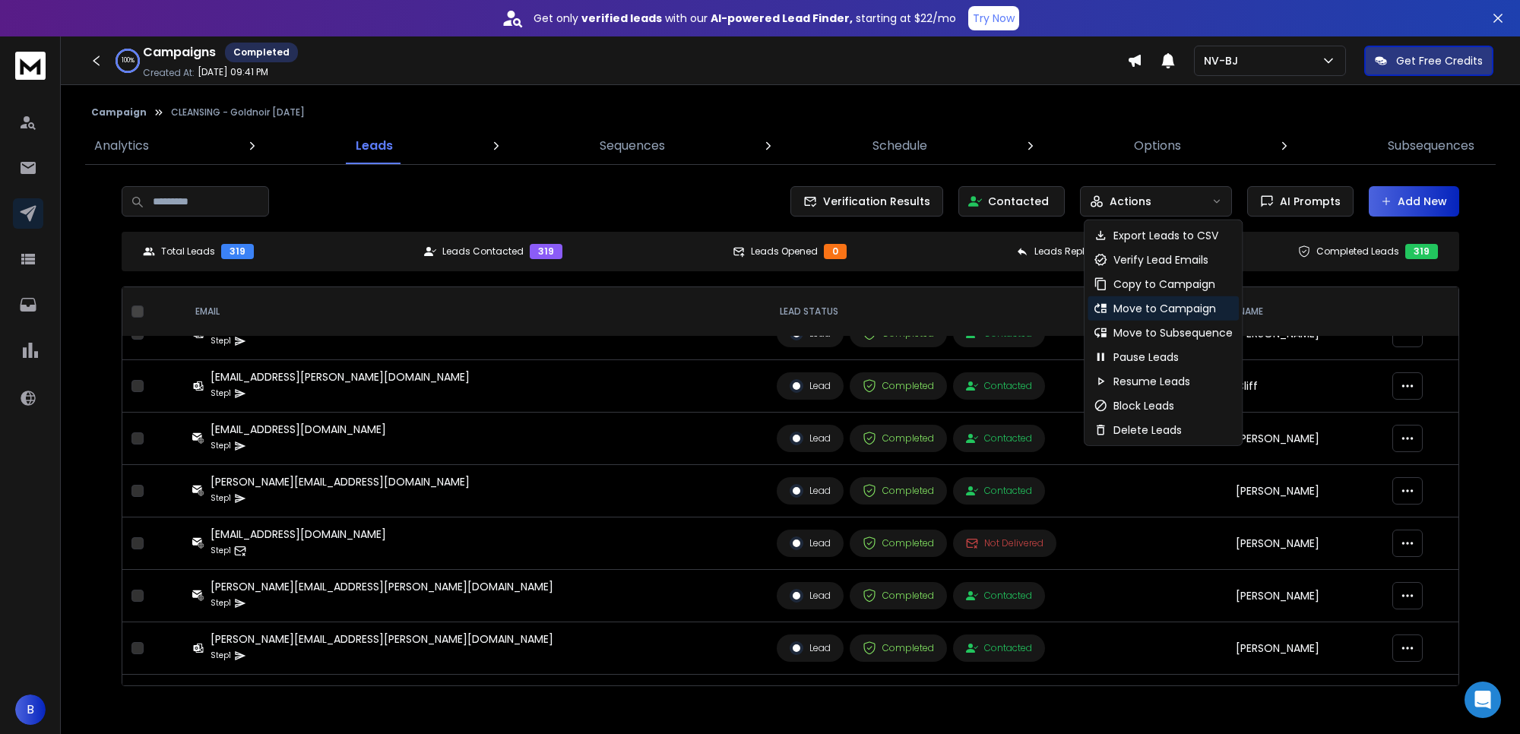
click at [1146, 309] on p "Move to Campaign" at bounding box center [1164, 308] width 103 height 15
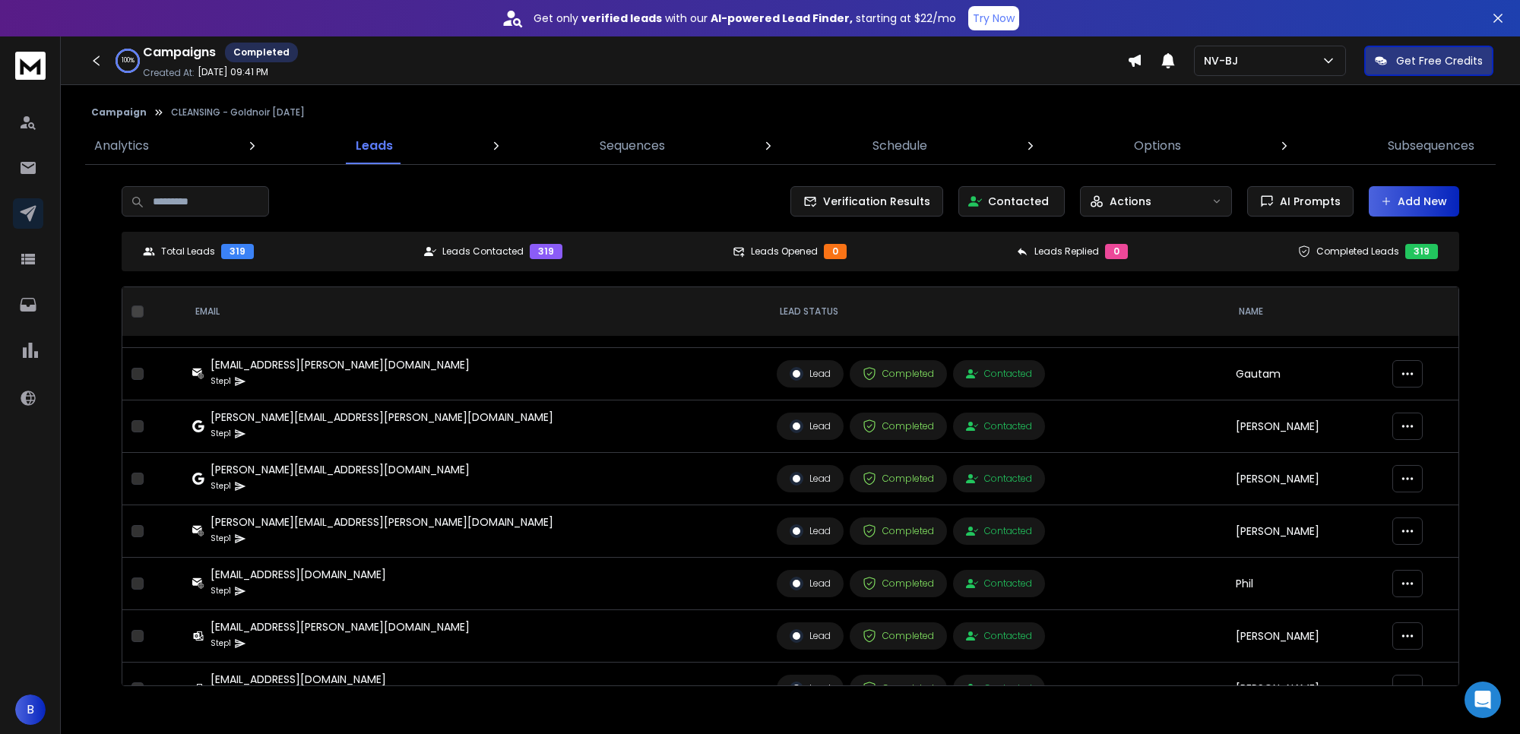
scroll to position [0, 0]
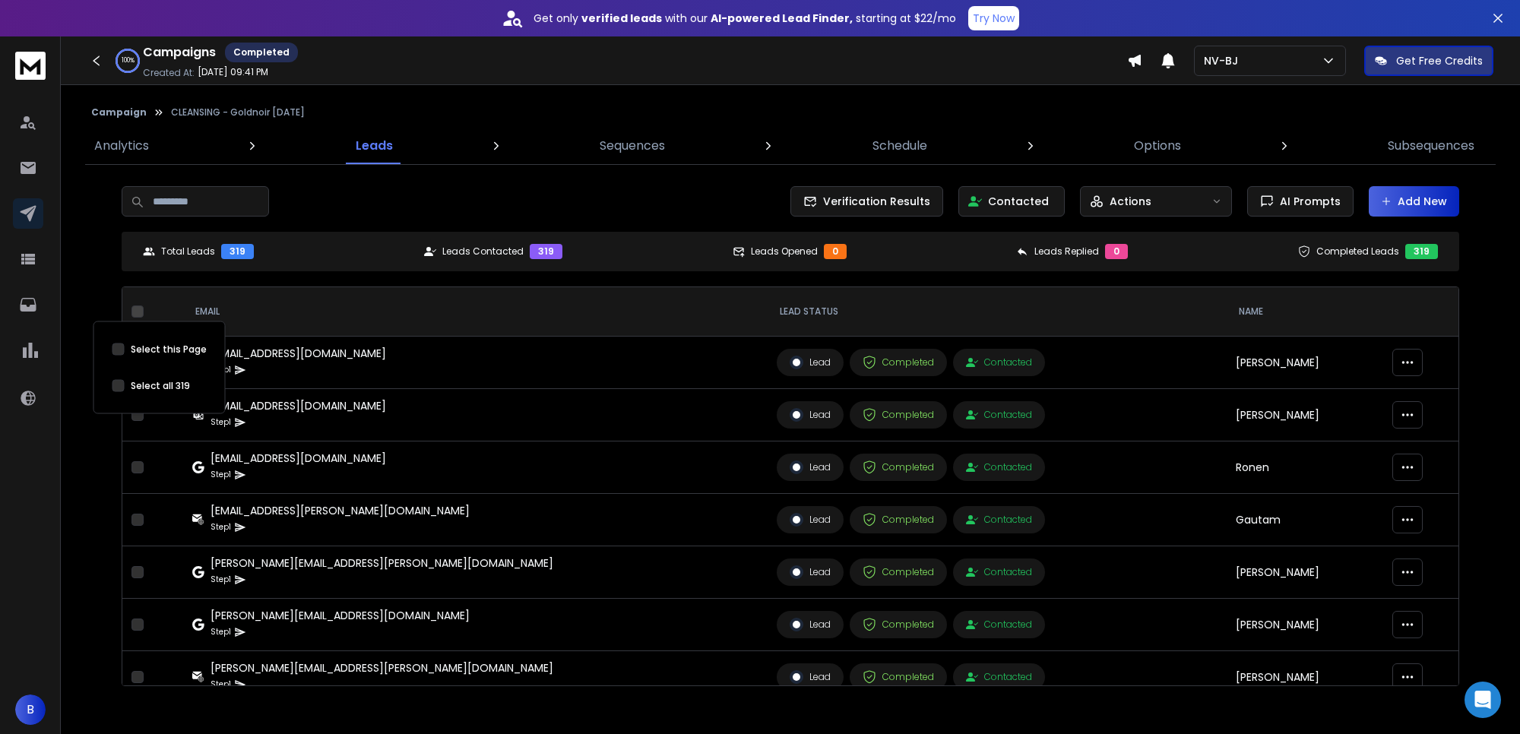
click at [137, 313] on button "Select this Page" at bounding box center [137, 311] width 12 height 12
click at [139, 384] on label "Select all 319" at bounding box center [160, 386] width 59 height 12
click at [112, 382] on button "Select this Page" at bounding box center [118, 386] width 12 height 12
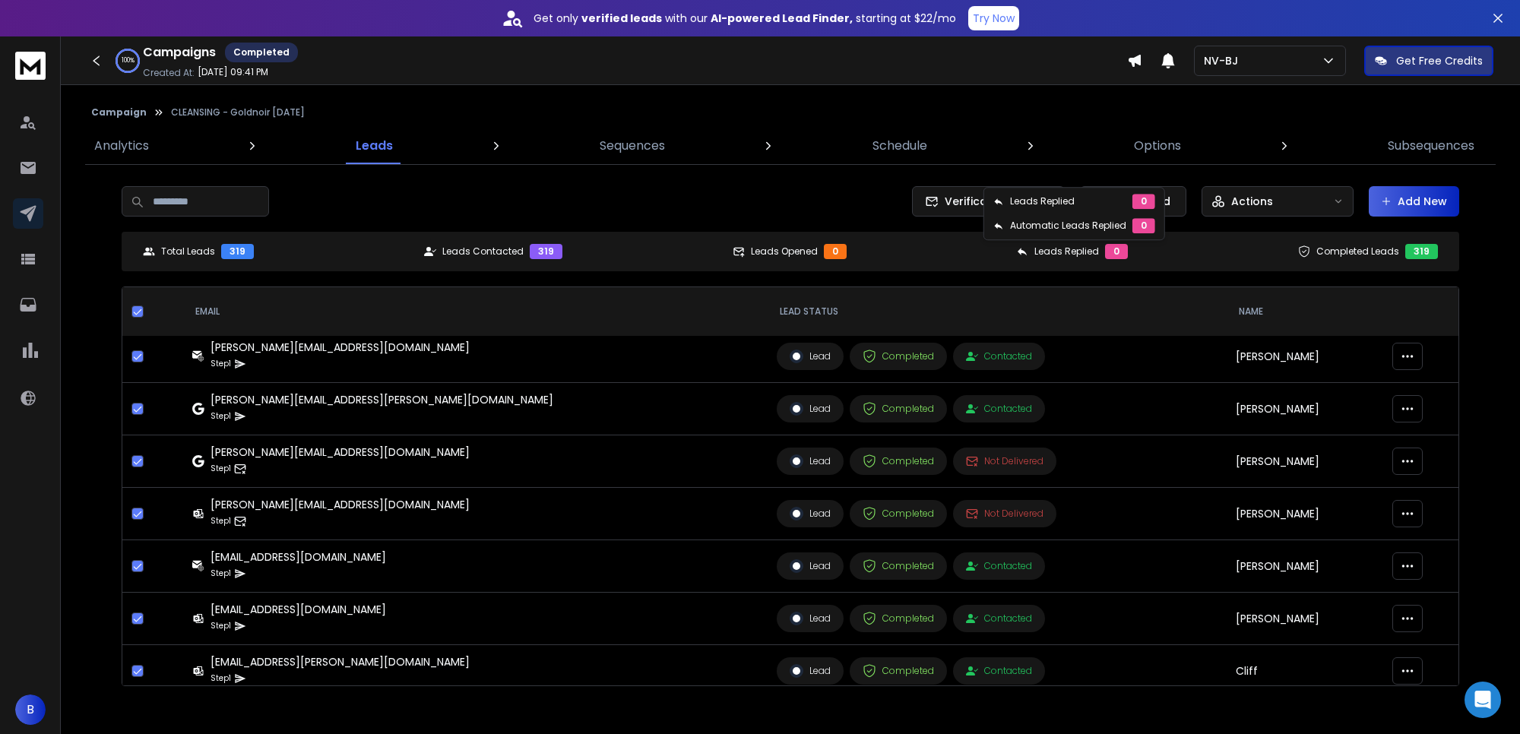
scroll to position [1140, 0]
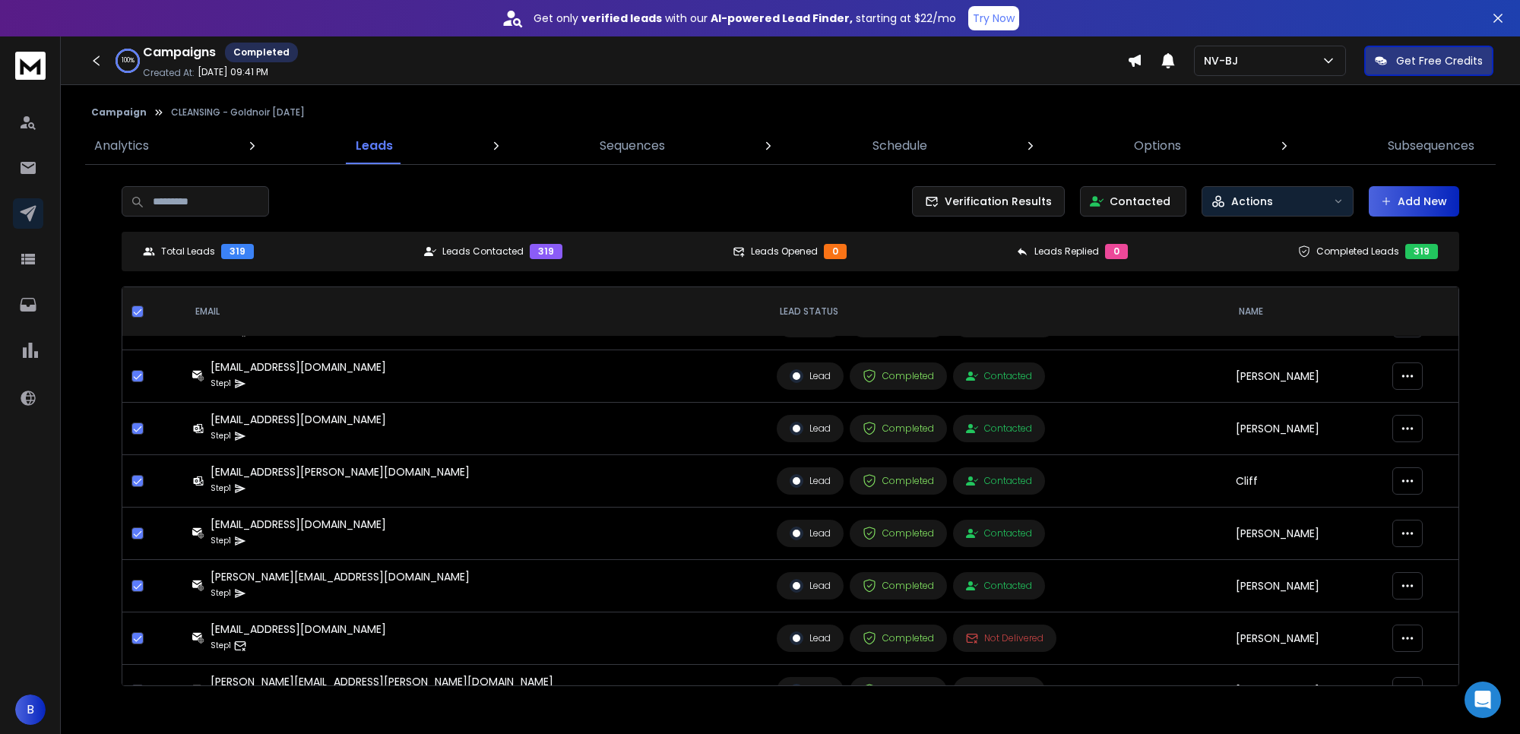
click at [1254, 201] on p "Actions" at bounding box center [1252, 201] width 42 height 15
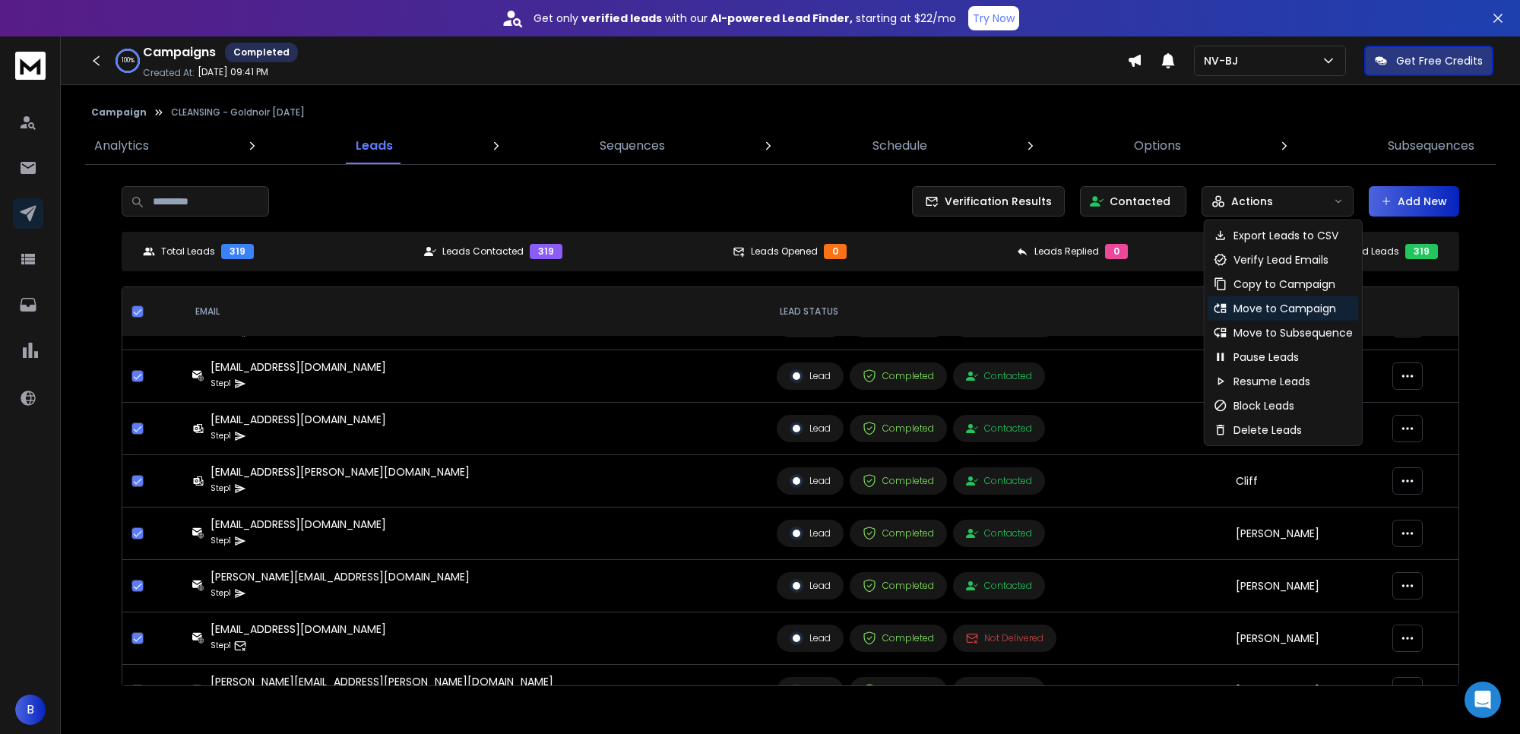
click at [1260, 305] on p "Move to Campaign" at bounding box center [1284, 308] width 103 height 15
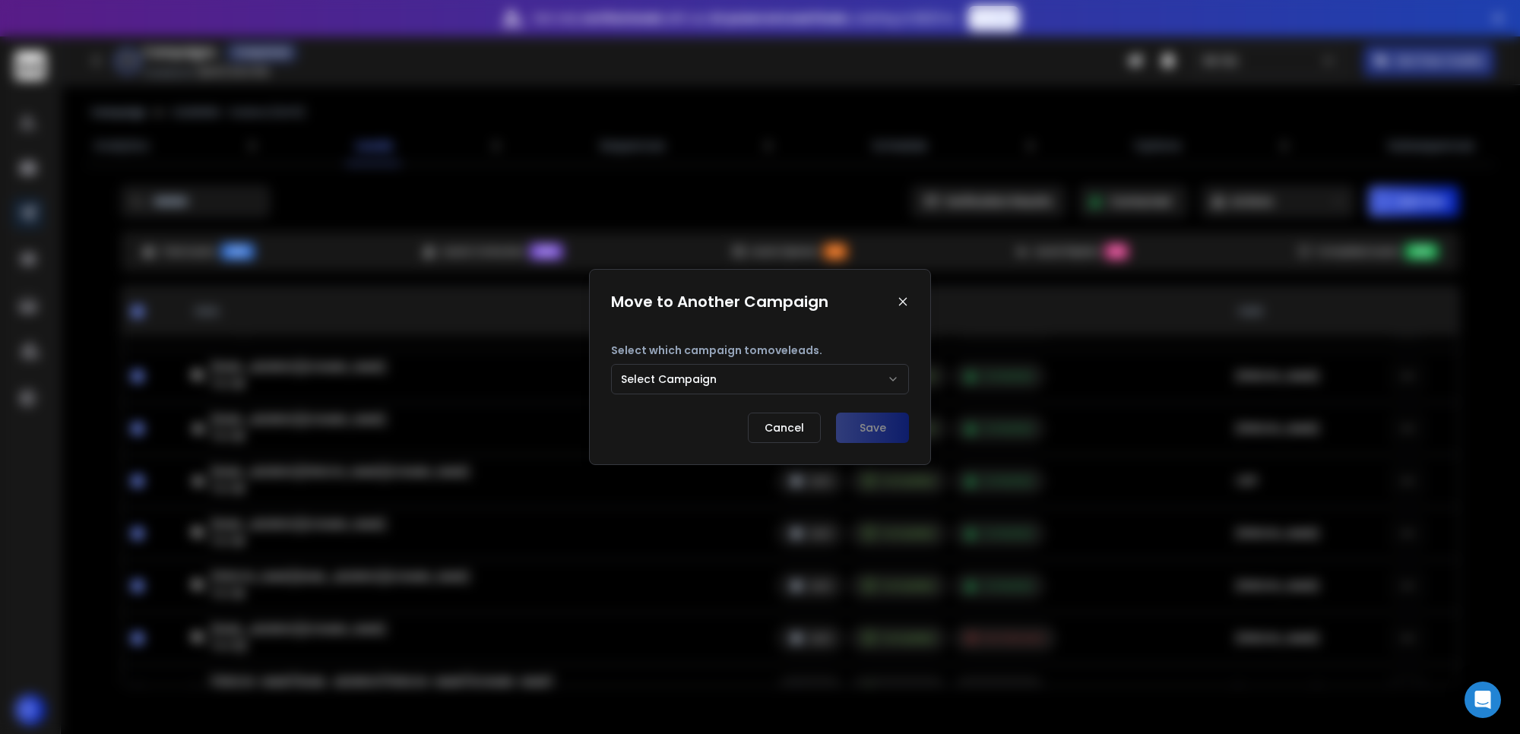
click at [720, 375] on button "Select Campaign" at bounding box center [760, 379] width 298 height 30
click at [872, 426] on button "Save" at bounding box center [872, 428] width 73 height 30
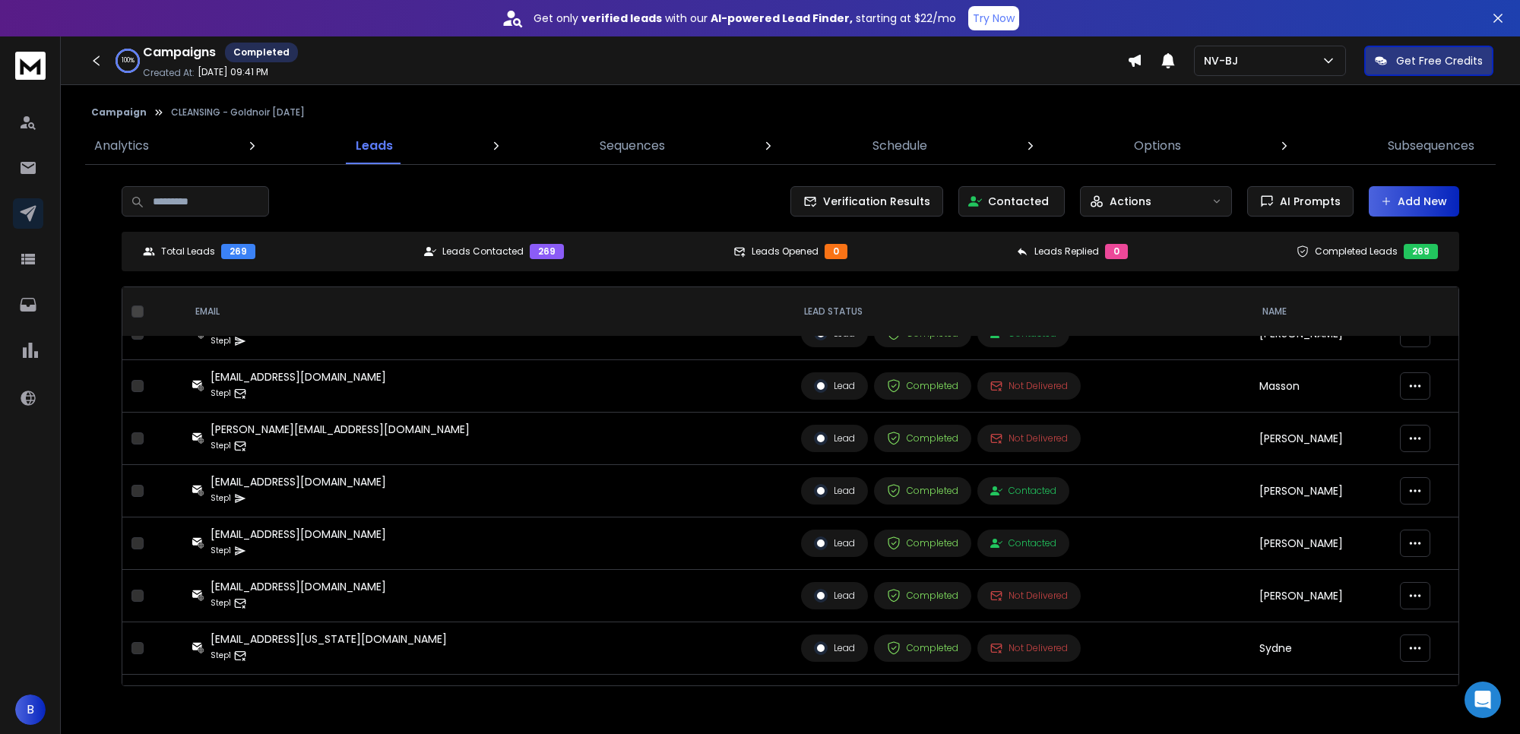
scroll to position [1805, 0]
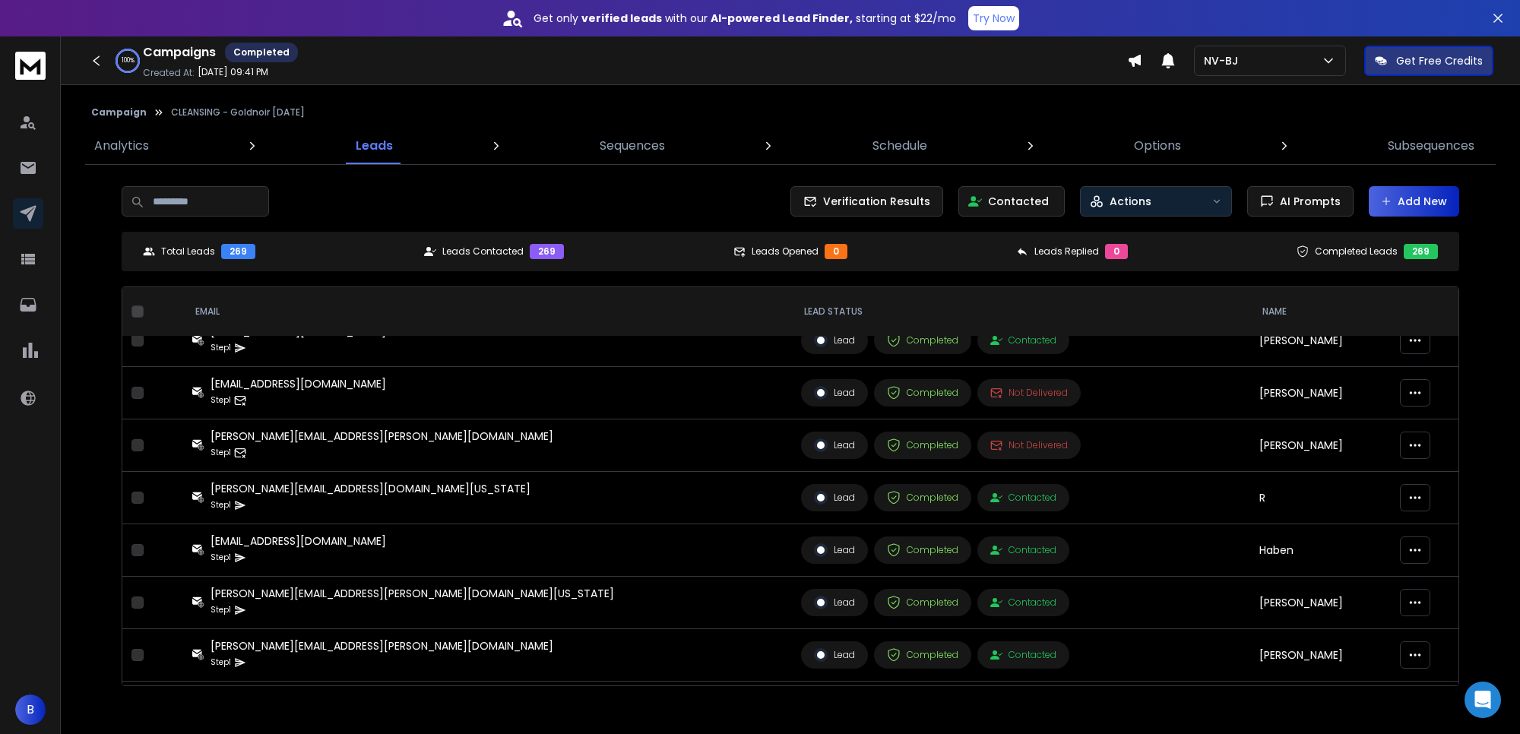
click at [1188, 198] on div "Actions" at bounding box center [1148, 201] width 116 height 15
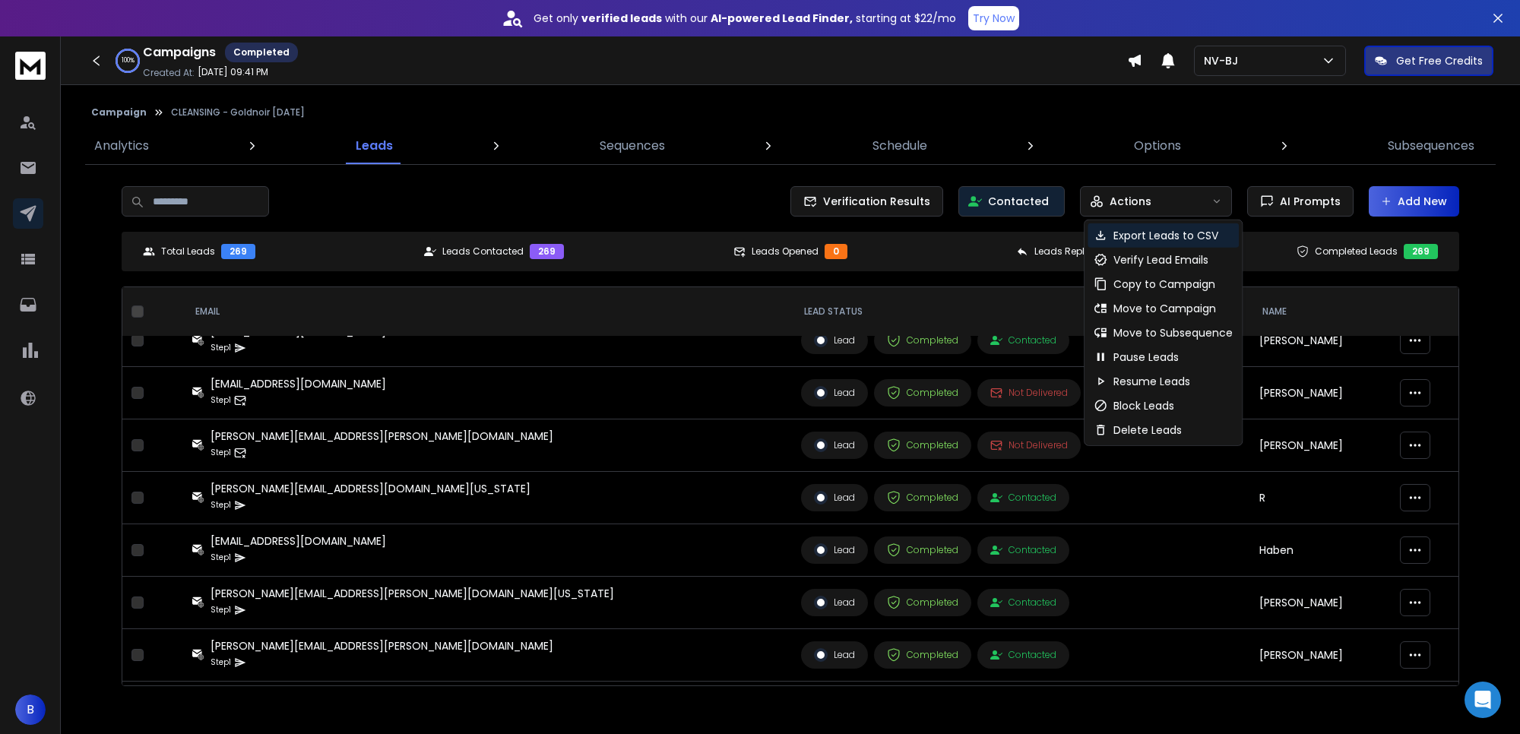
click at [1021, 199] on p "Contacted" at bounding box center [1018, 201] width 61 height 15
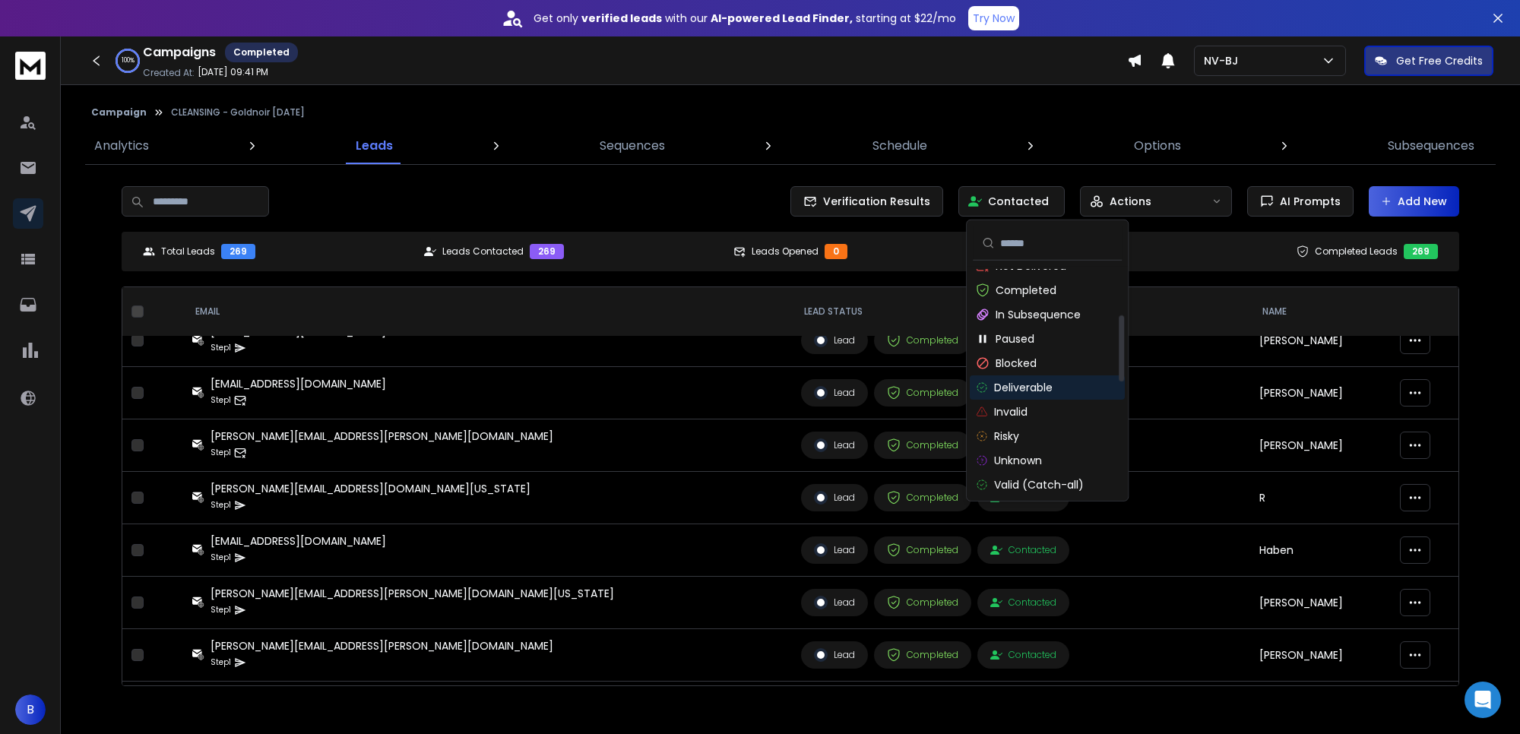
scroll to position [190, 0]
click at [1026, 353] on p "Blocked" at bounding box center [1015, 359] width 41 height 15
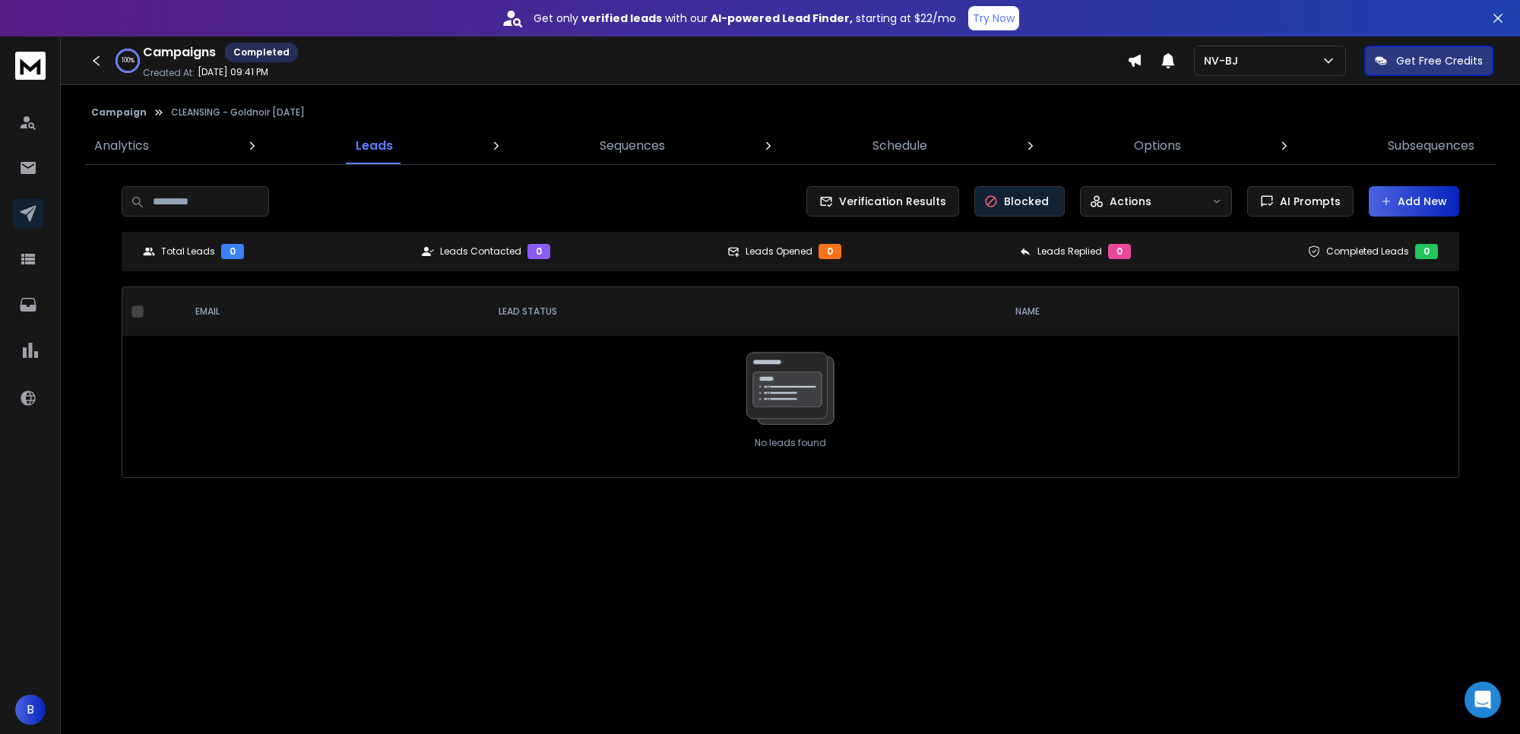
click at [1040, 199] on p "Blocked" at bounding box center [1026, 201] width 45 height 15
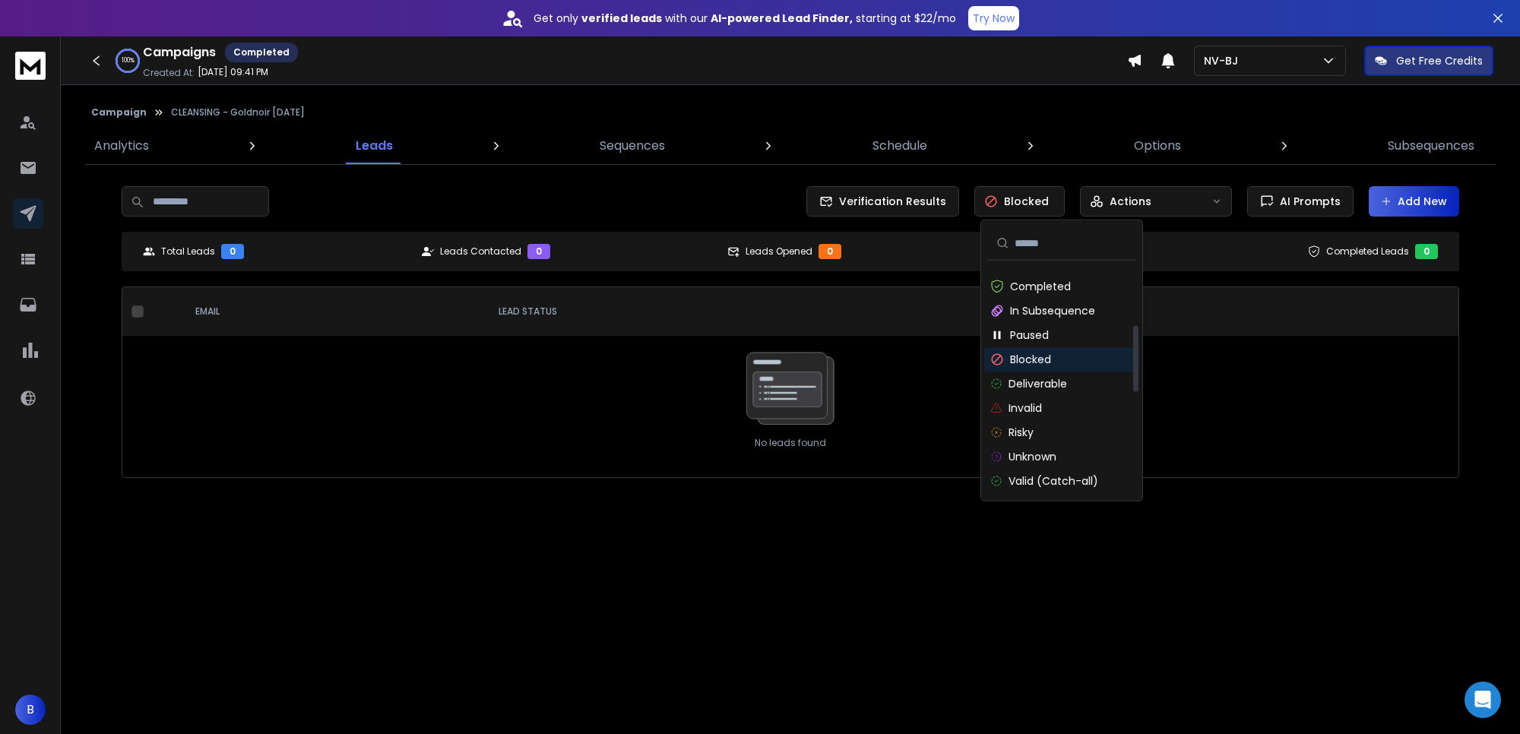
click at [1049, 358] on p "Blocked" at bounding box center [1030, 359] width 41 height 15
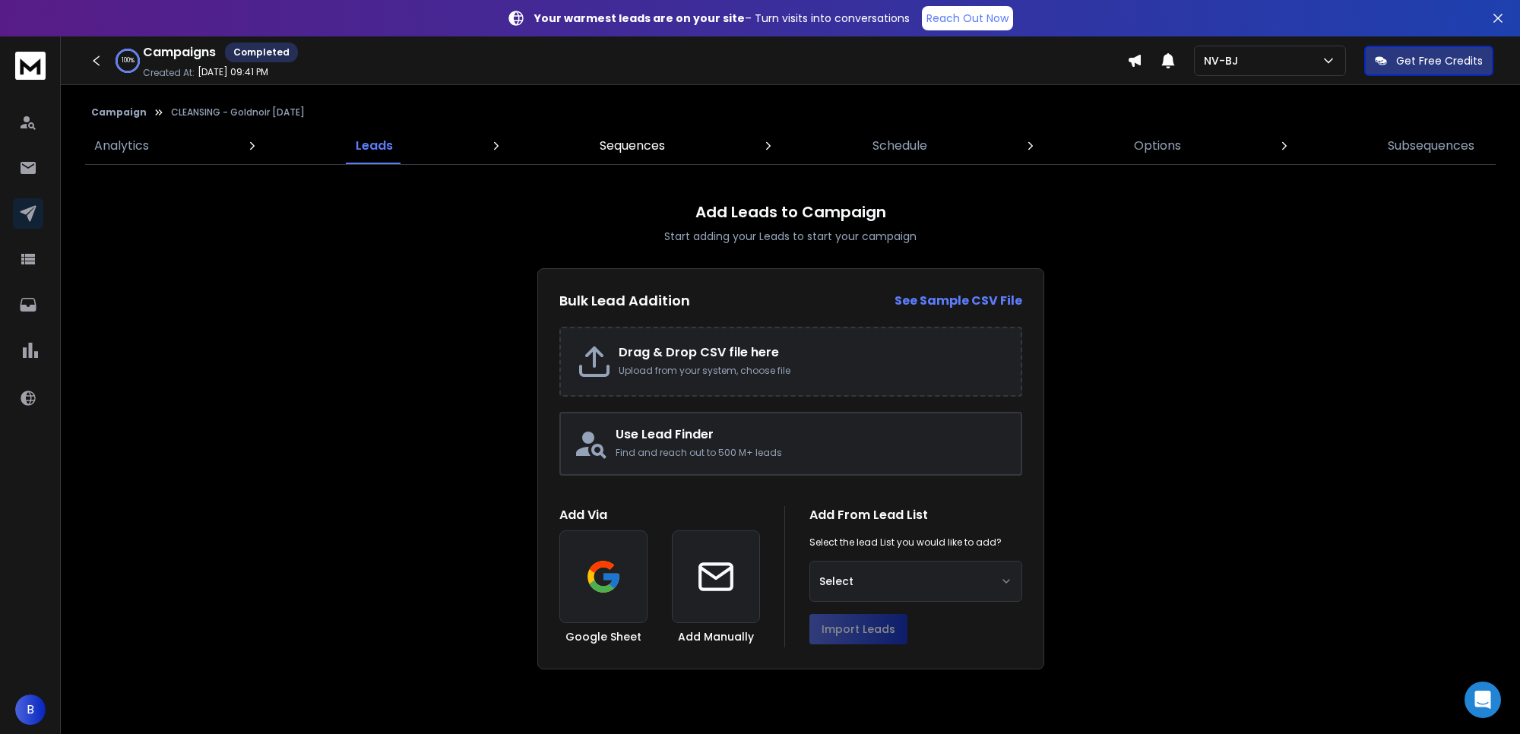
click at [647, 146] on p "Sequences" at bounding box center [632, 146] width 65 height 18
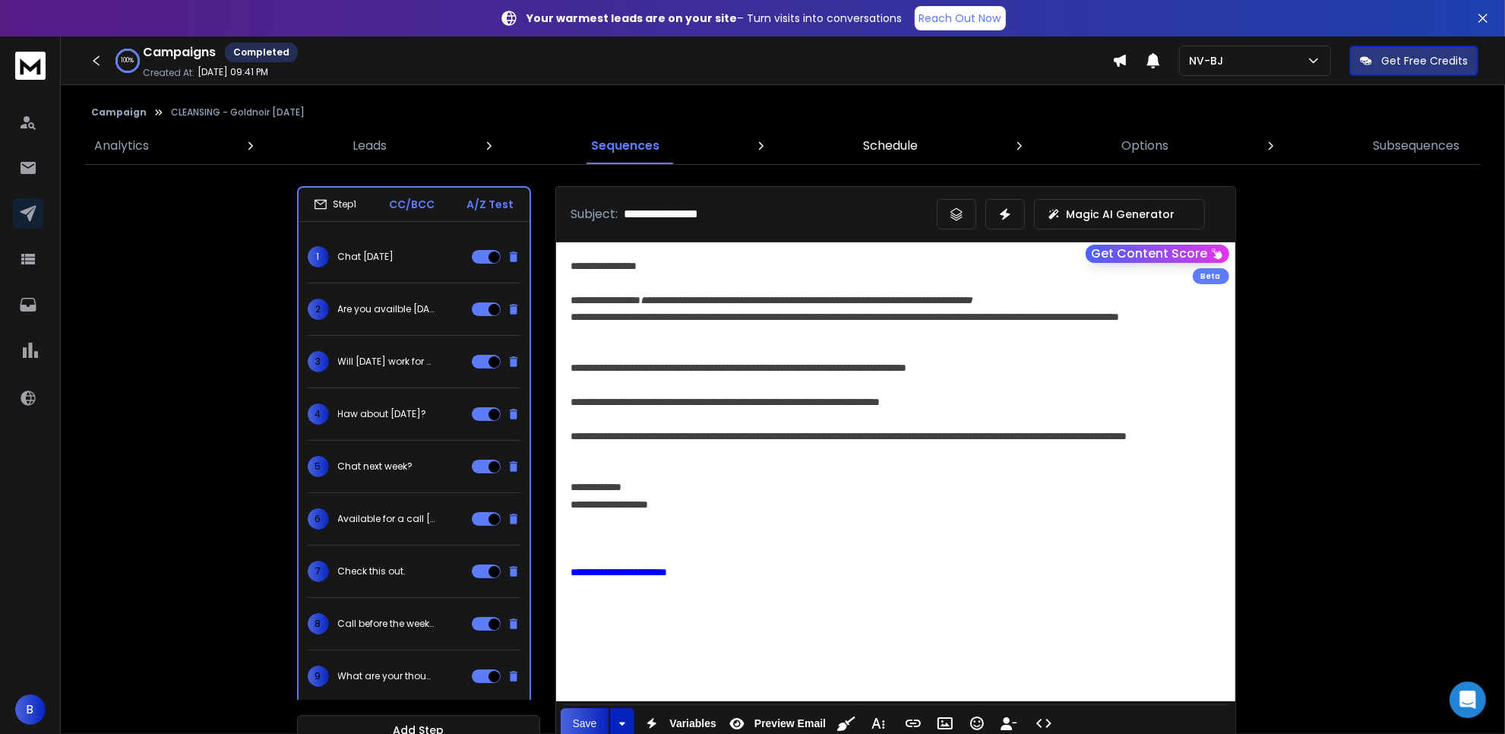
click at [901, 148] on p "Schedule" at bounding box center [890, 146] width 55 height 18
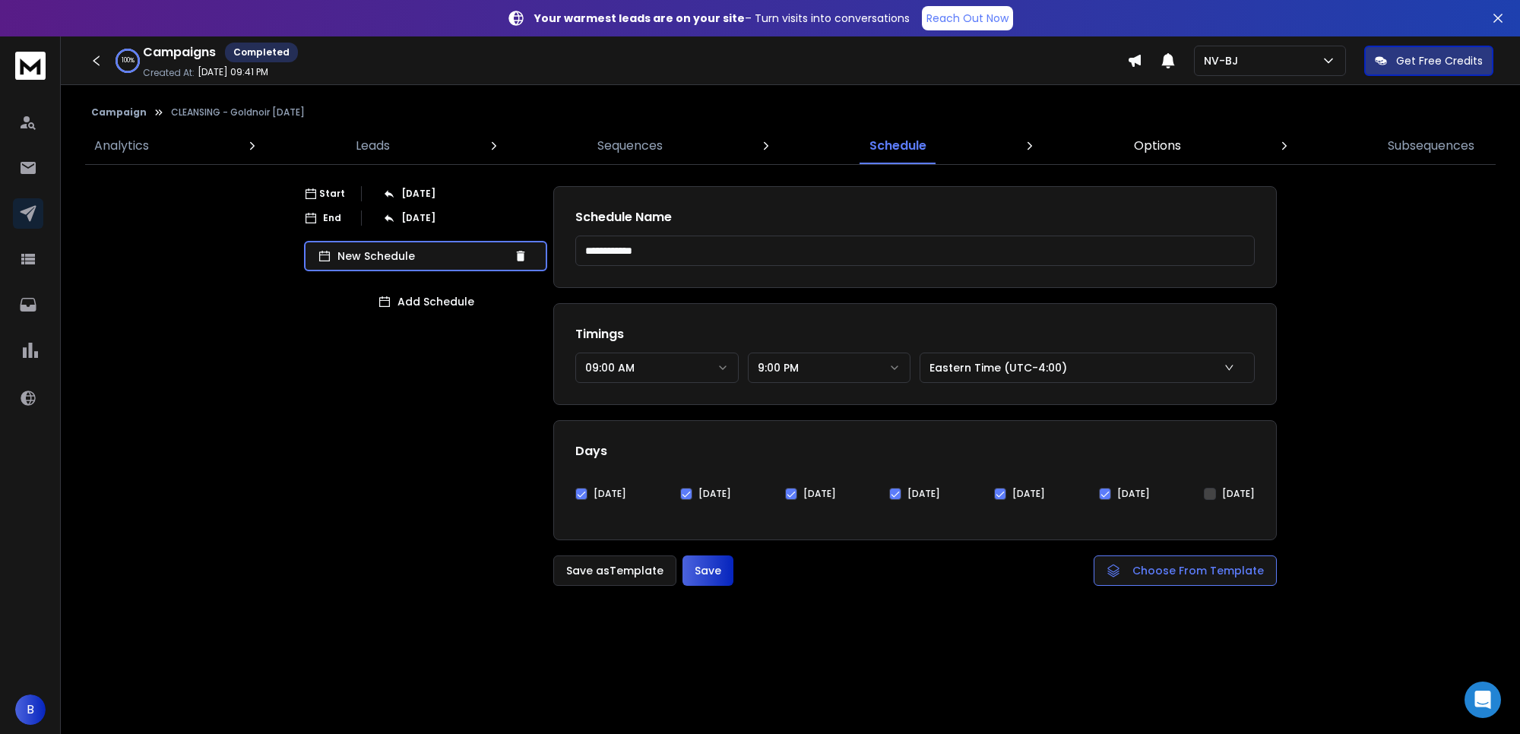
click at [1171, 153] on p "Options" at bounding box center [1157, 146] width 47 height 18
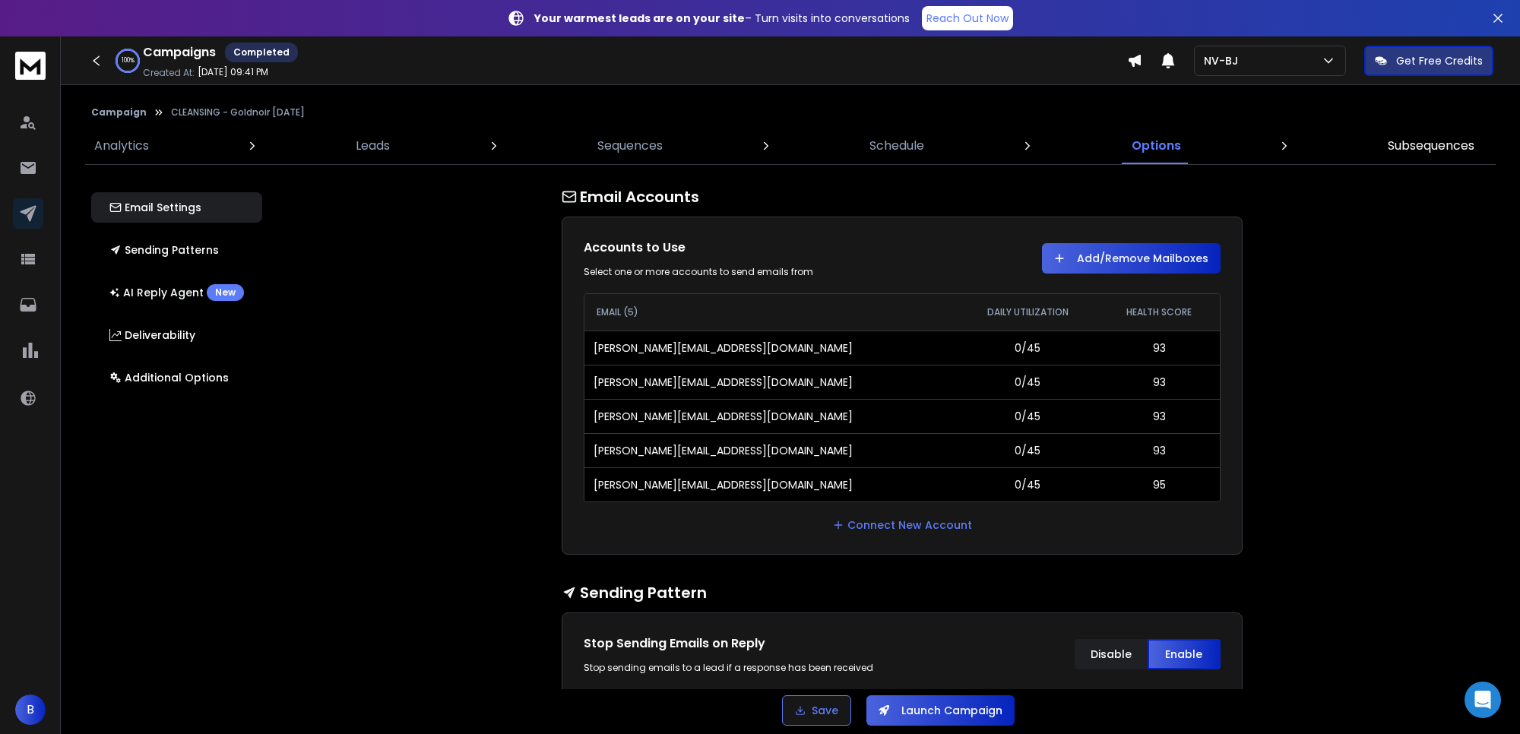
click at [1406, 150] on p "Subsequences" at bounding box center [1431, 146] width 87 height 18
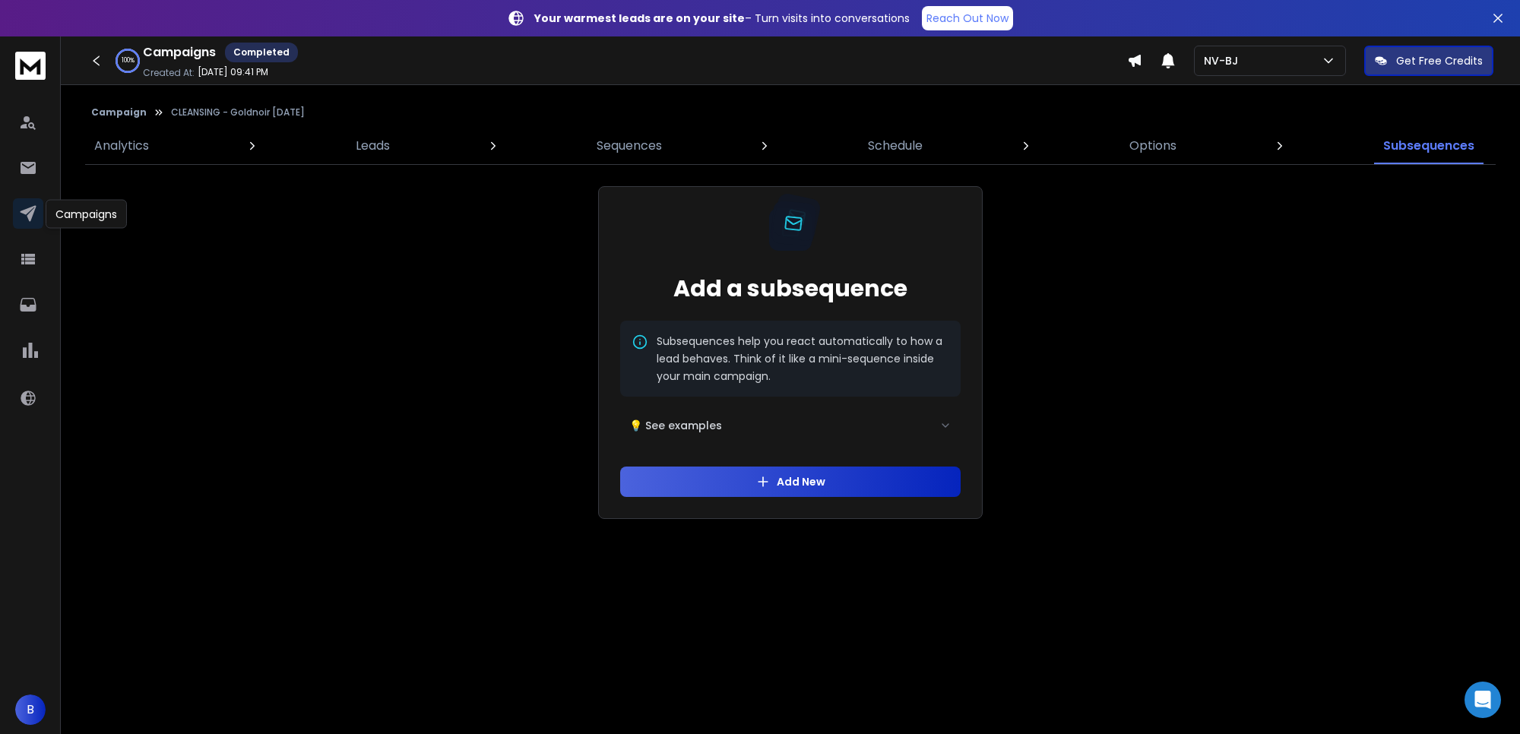
click at [29, 215] on icon at bounding box center [28, 213] width 16 height 16
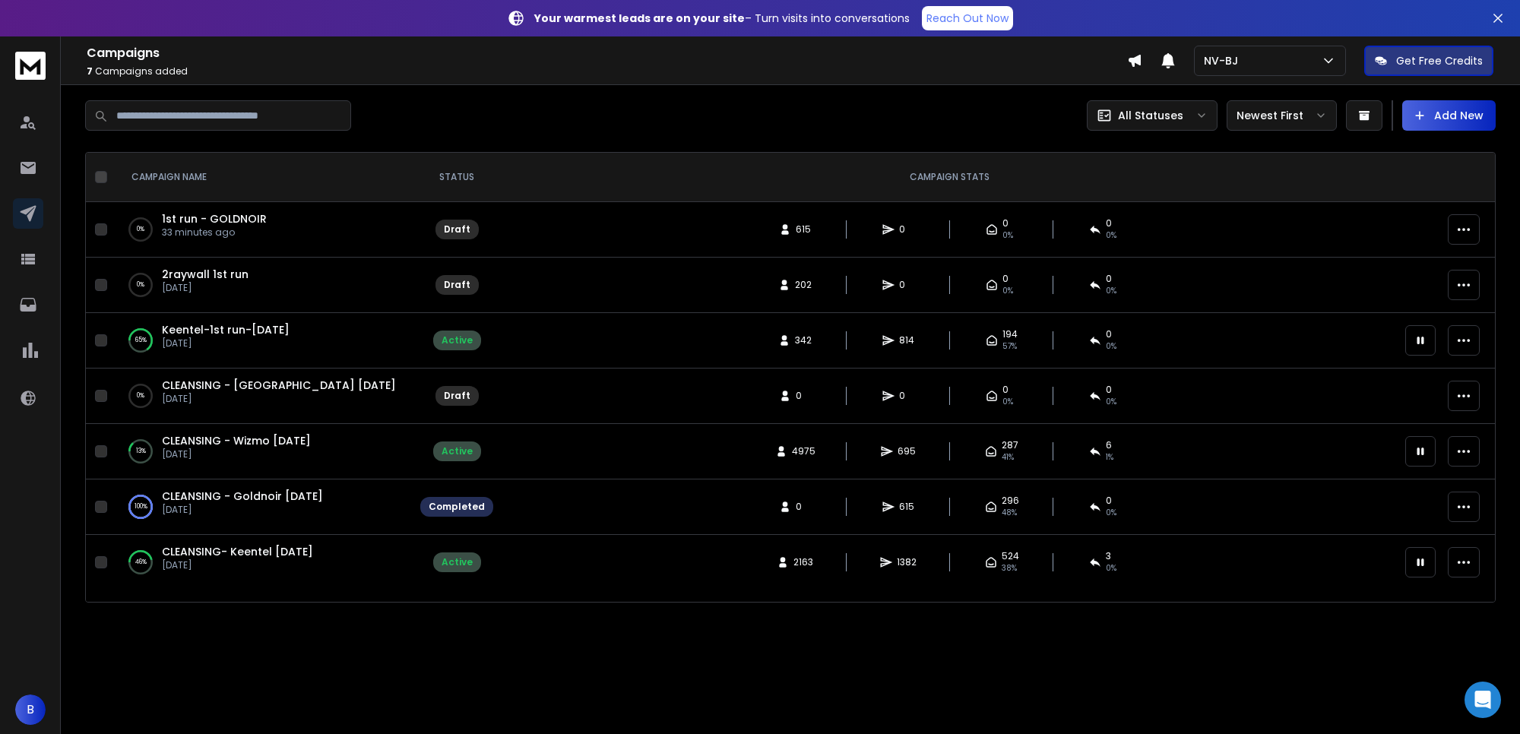
click at [316, 245] on div "0 % 1st run - GOLDNOIR 33 minutes ago" at bounding box center [261, 229] width 267 height 36
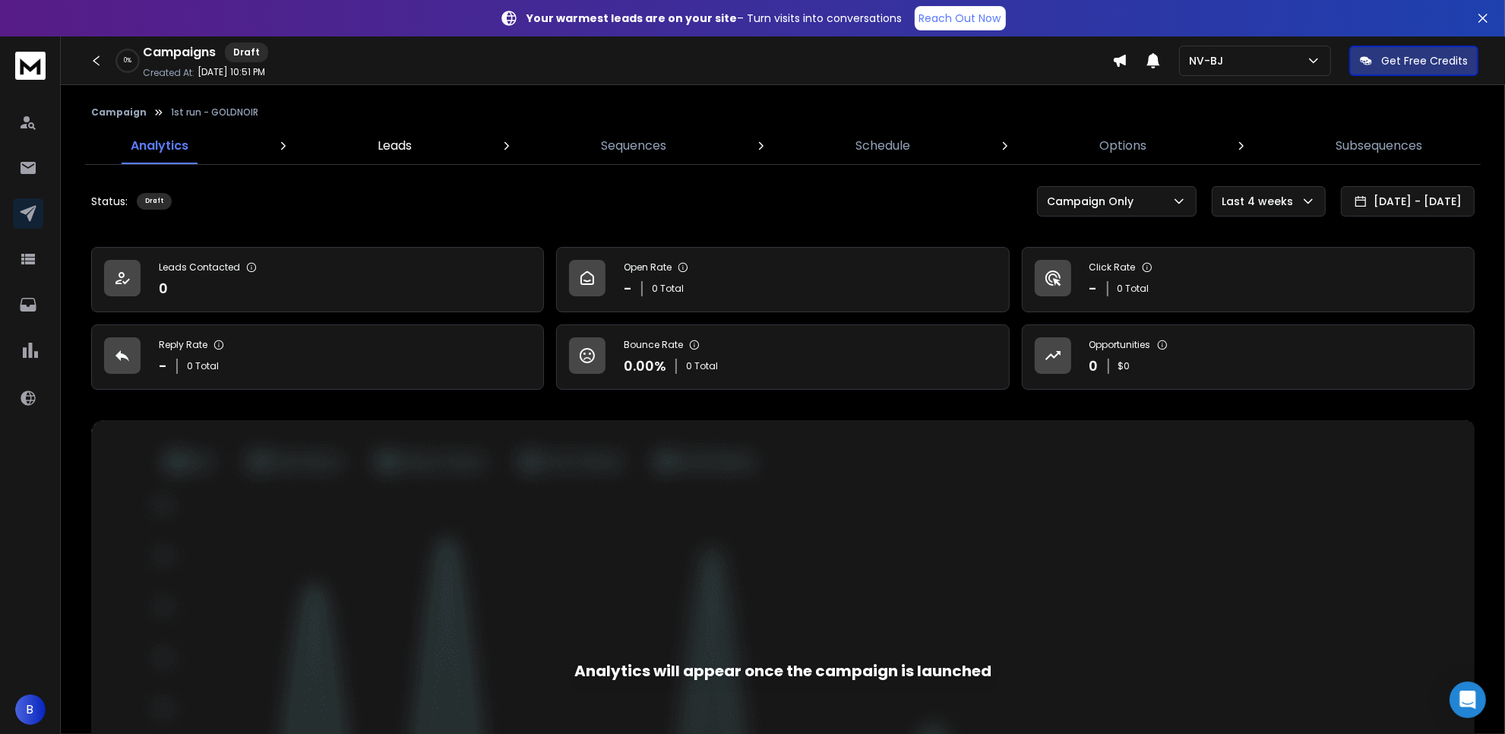
click at [400, 144] on p "Leads" at bounding box center [395, 146] width 34 height 18
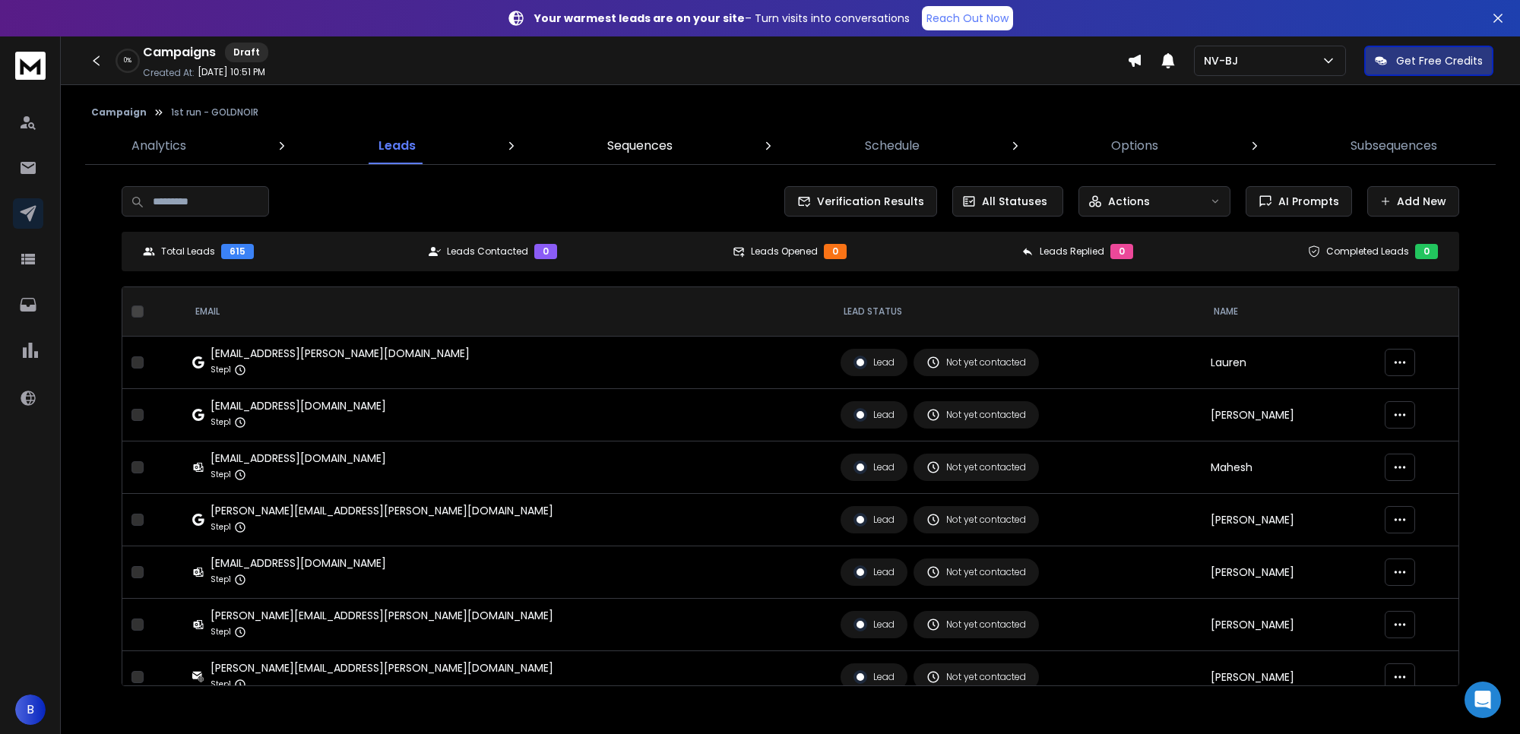
click at [673, 145] on link "Sequences" at bounding box center [640, 146] width 84 height 36
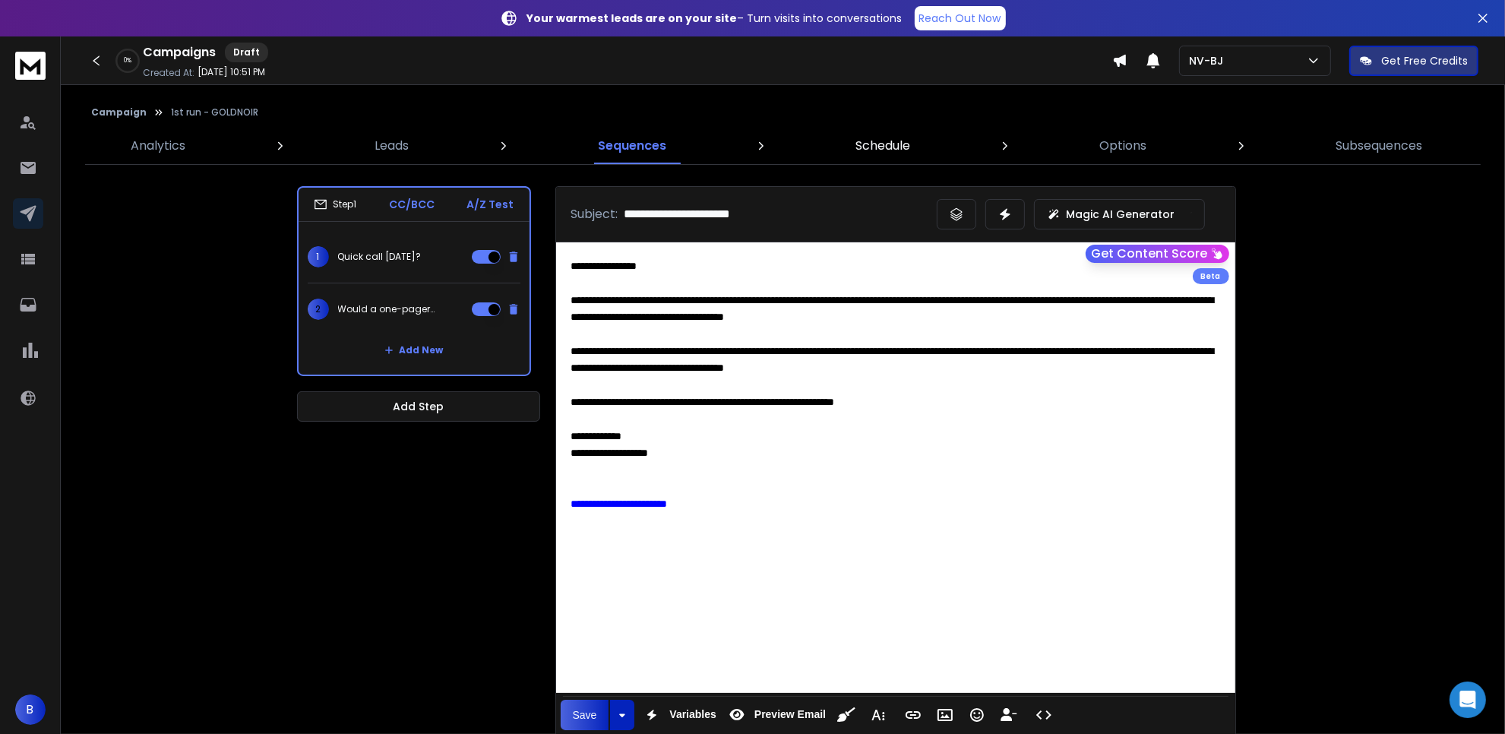
click at [902, 138] on p "Schedule" at bounding box center [883, 146] width 55 height 18
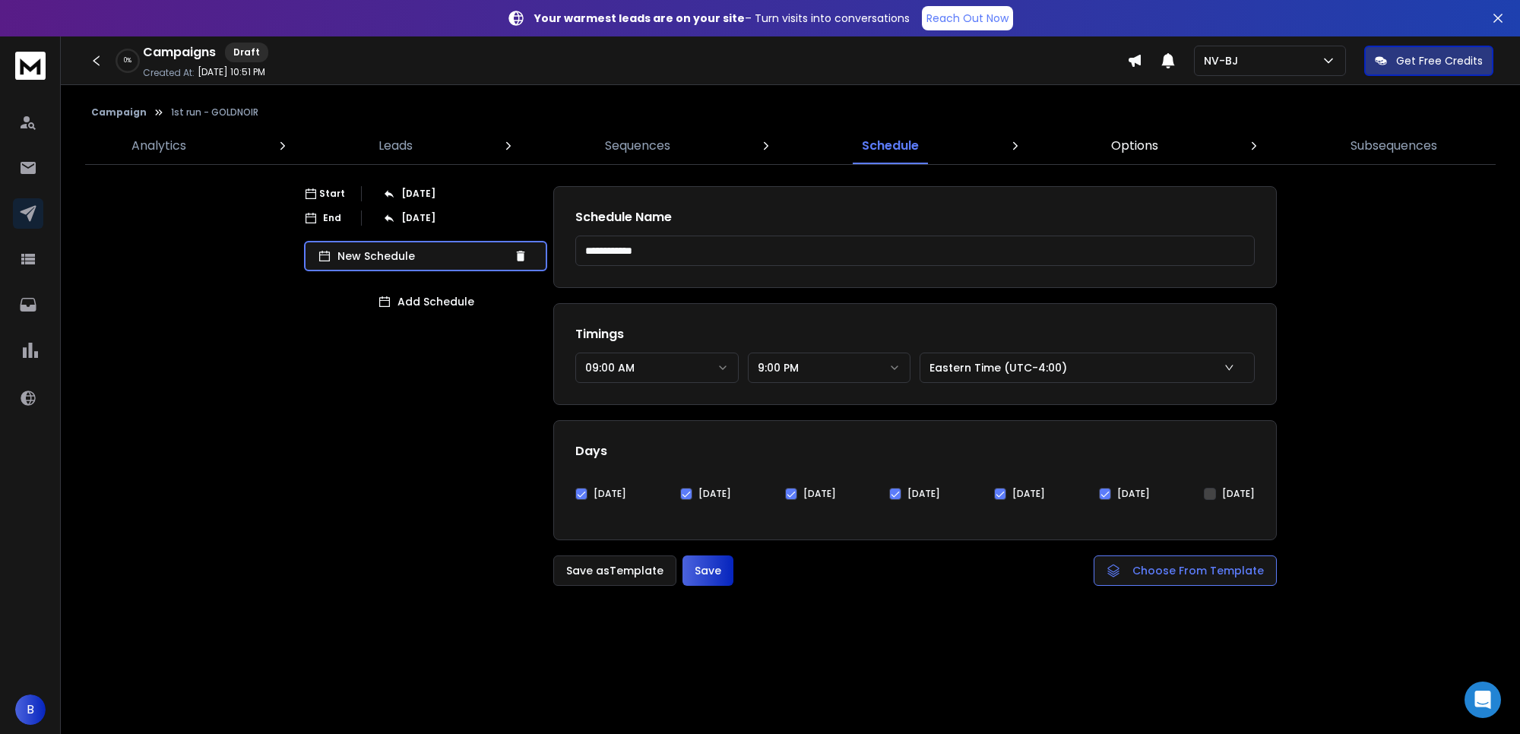
click at [1148, 144] on p "Options" at bounding box center [1134, 146] width 47 height 18
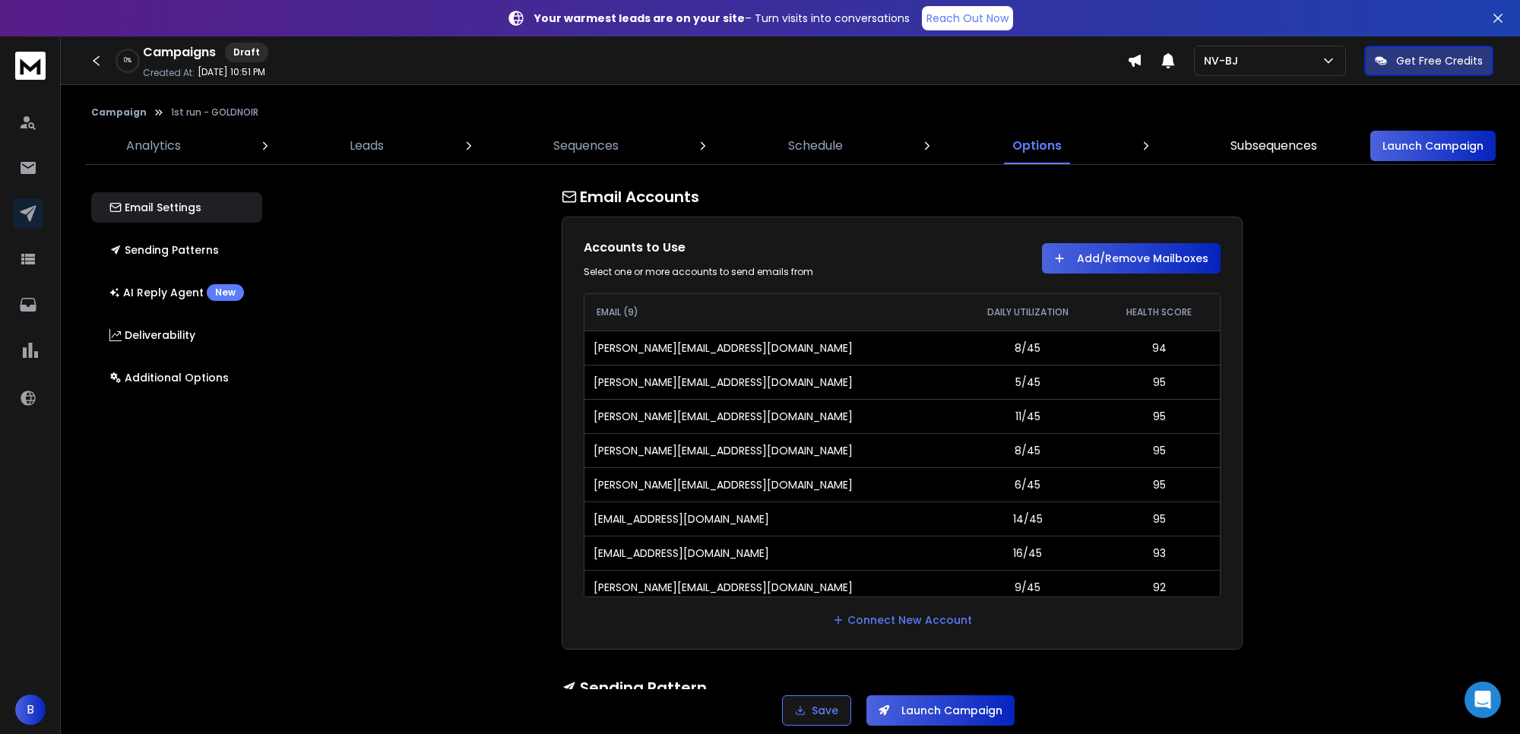
click at [1274, 147] on p "Subsequences" at bounding box center [1273, 146] width 87 height 18
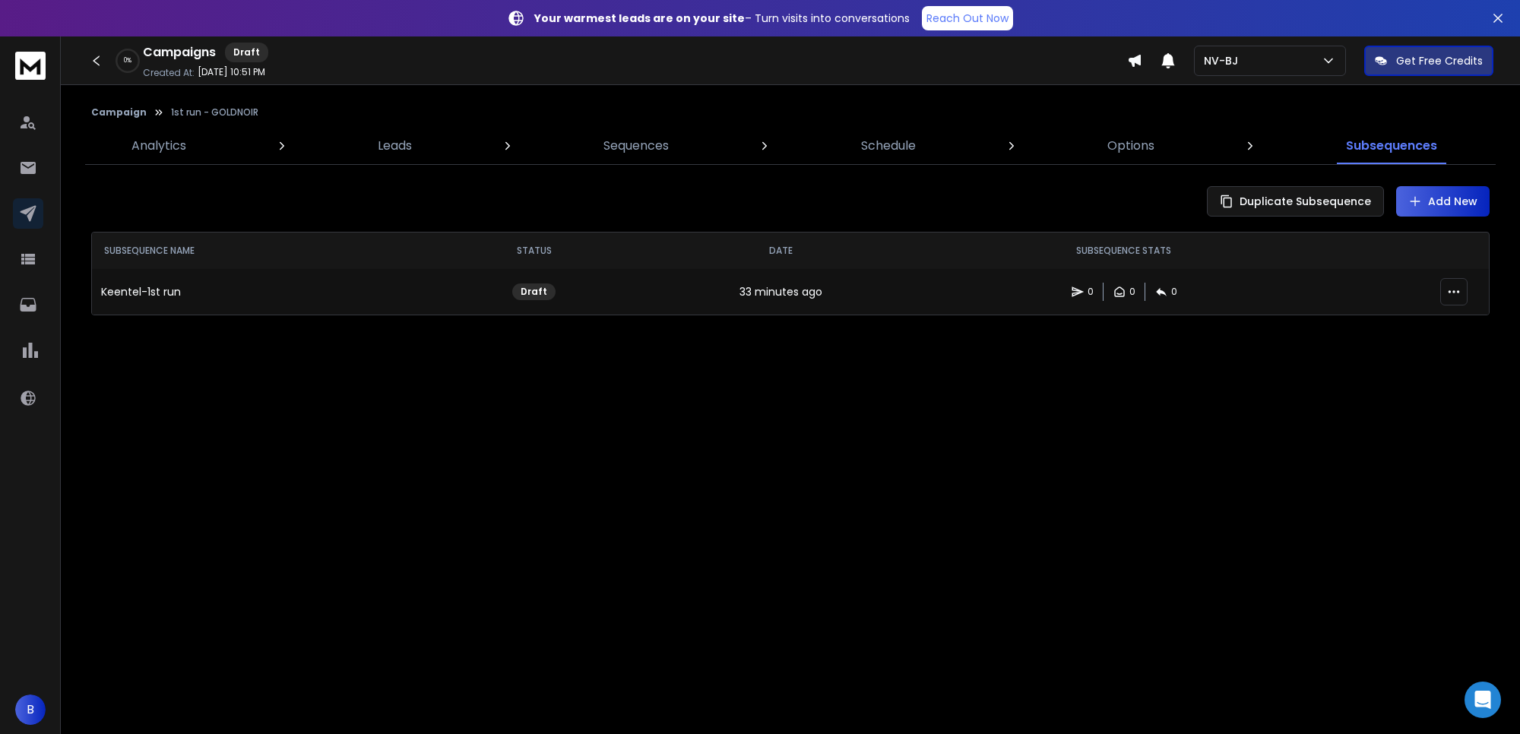
click at [272, 294] on td "Keentel-1st run" at bounding box center [266, 292] width 349 height 46
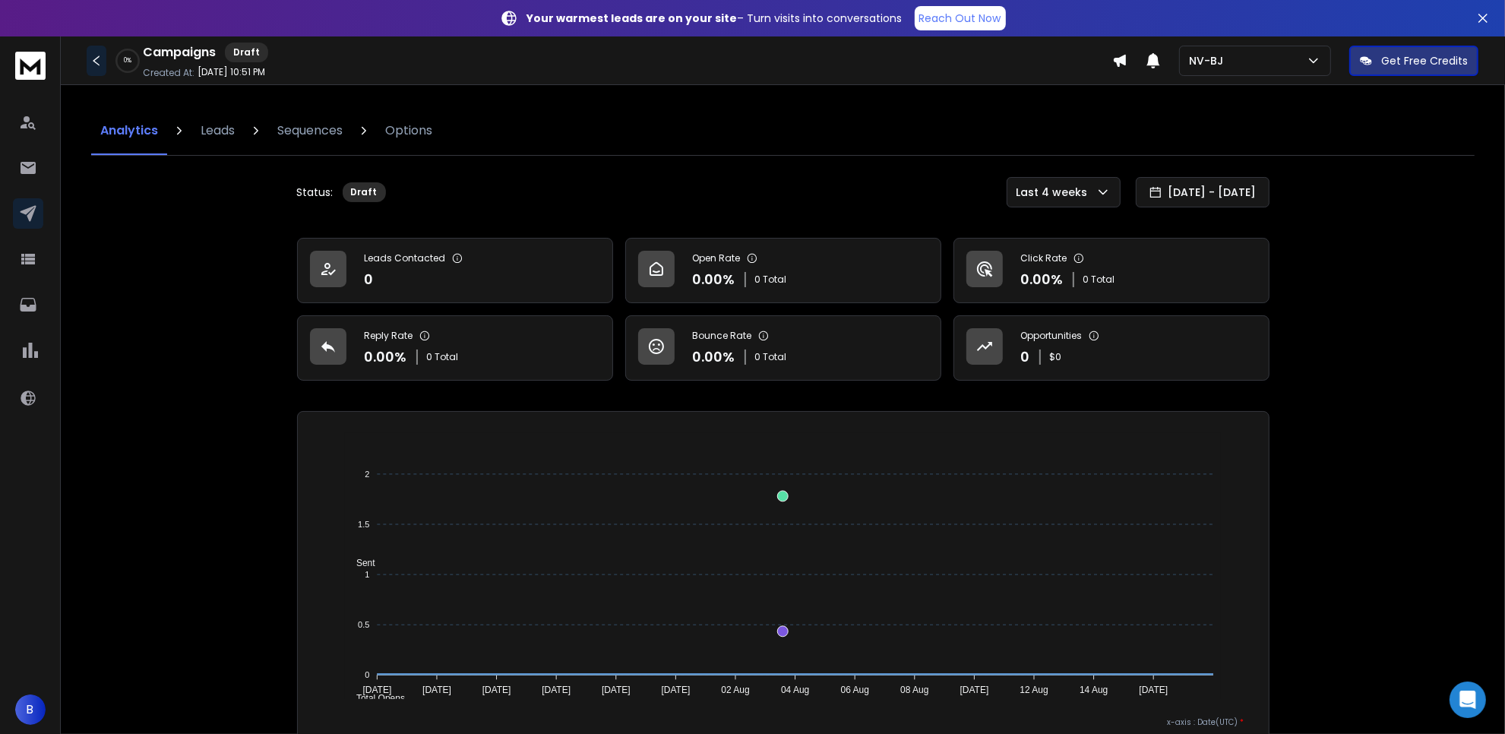
click at [95, 55] on icon at bounding box center [97, 61] width 14 height 14
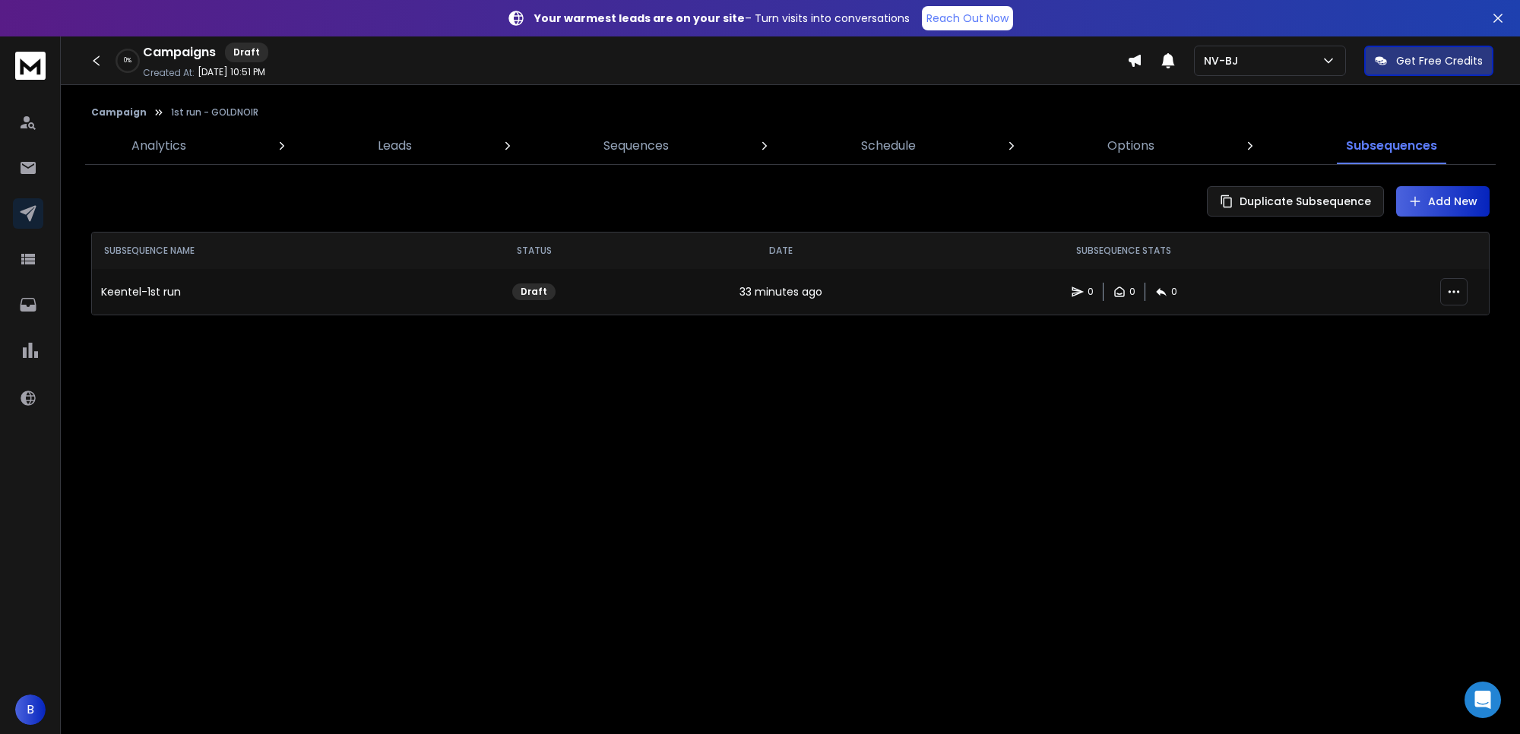
click at [1450, 290] on icon "button" at bounding box center [1454, 292] width 14 height 14
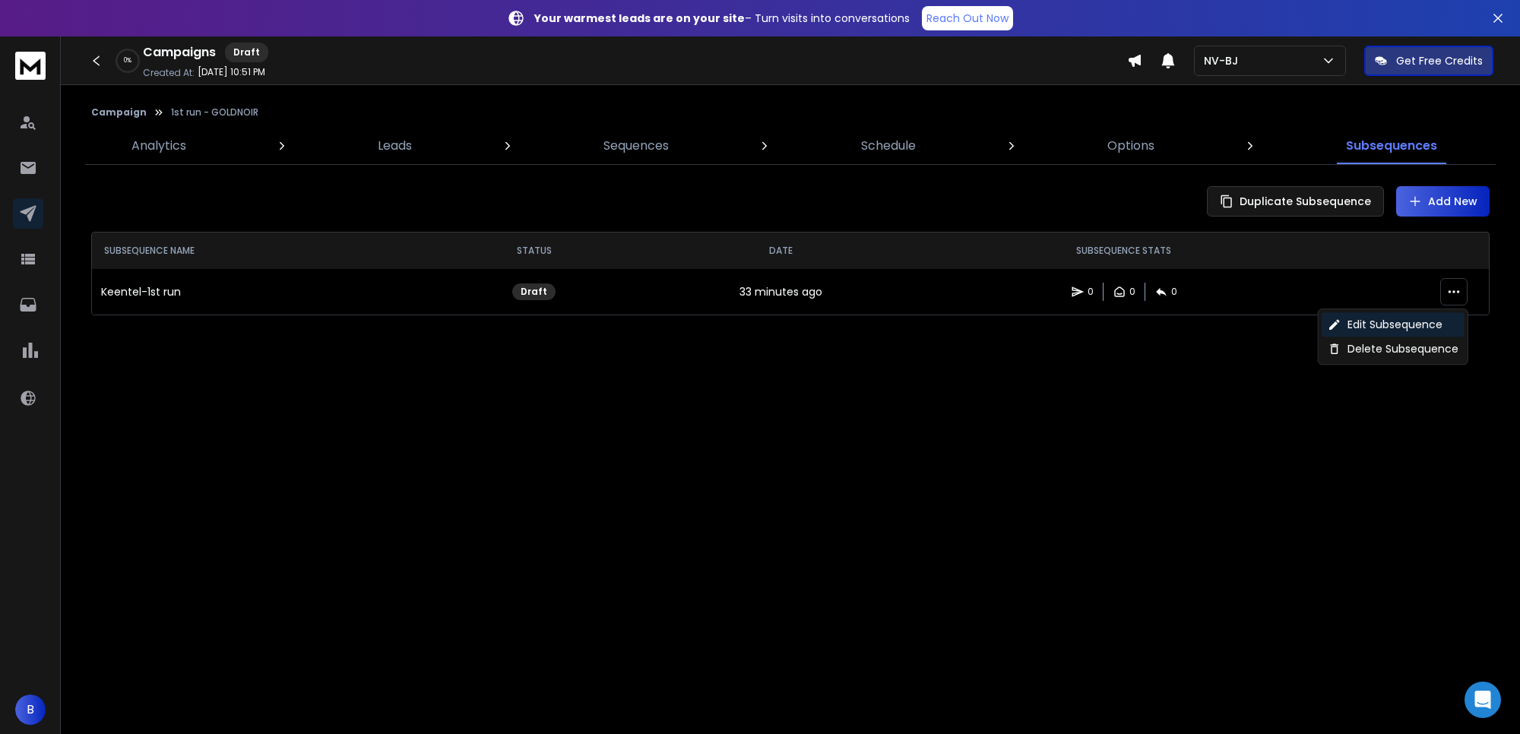
click at [1403, 317] on div "Edit Subsequence" at bounding box center [1385, 324] width 115 height 15
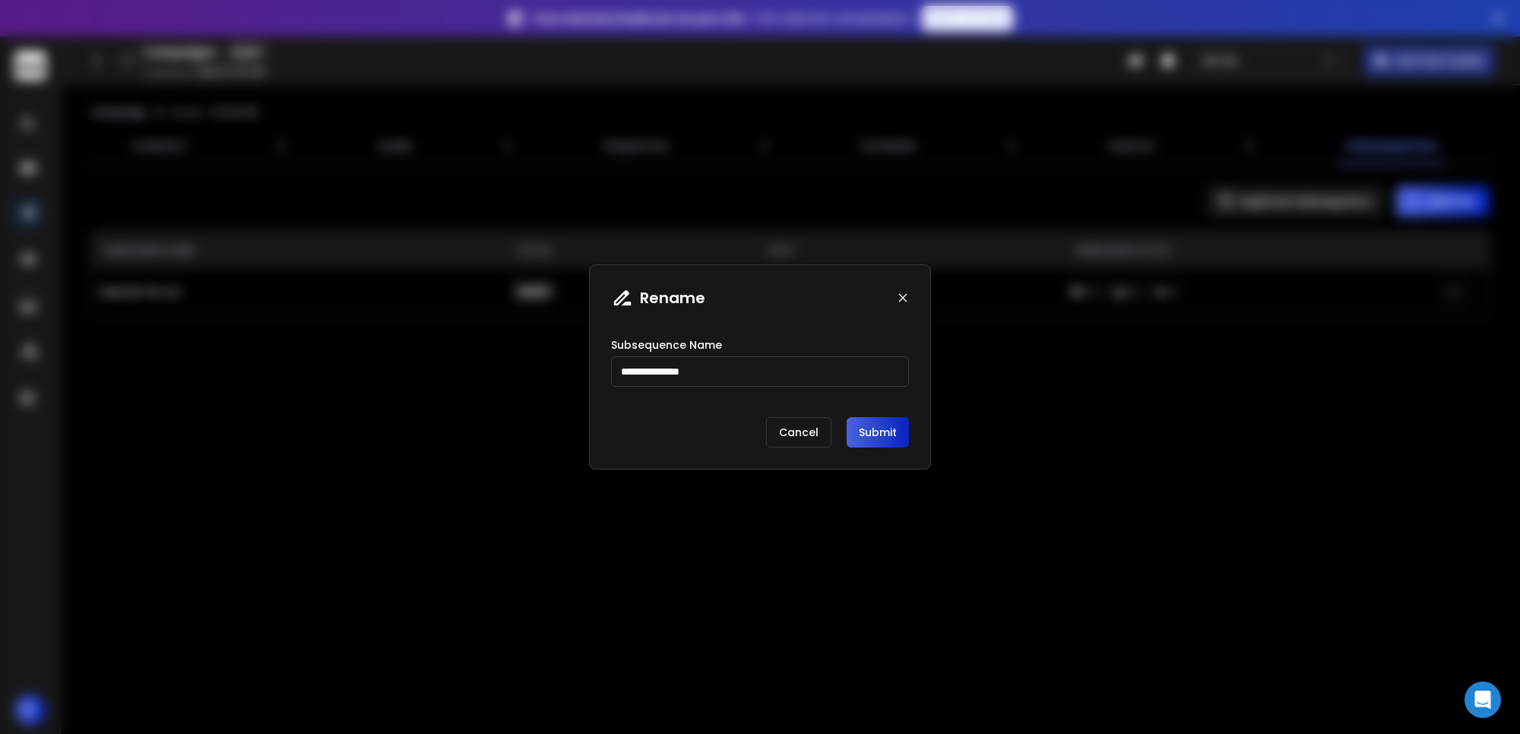
drag, startPoint x: 660, startPoint y: 371, endPoint x: 612, endPoint y: 366, distance: 48.2
click at [612, 366] on input "**********" at bounding box center [760, 371] width 298 height 30
type input "**********"
click at [860, 420] on button "Submit" at bounding box center [878, 432] width 62 height 30
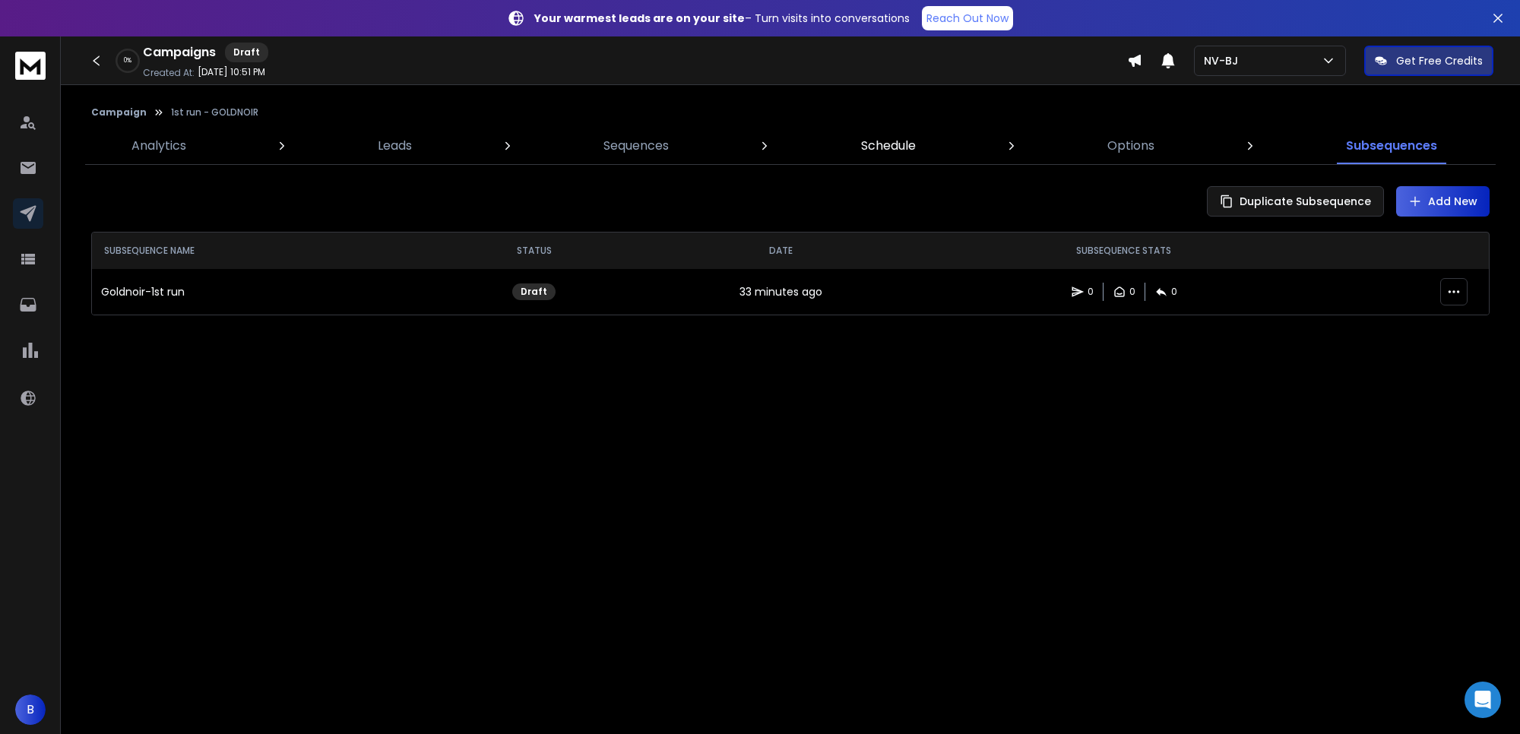
click at [870, 147] on p "Schedule" at bounding box center [888, 146] width 55 height 18
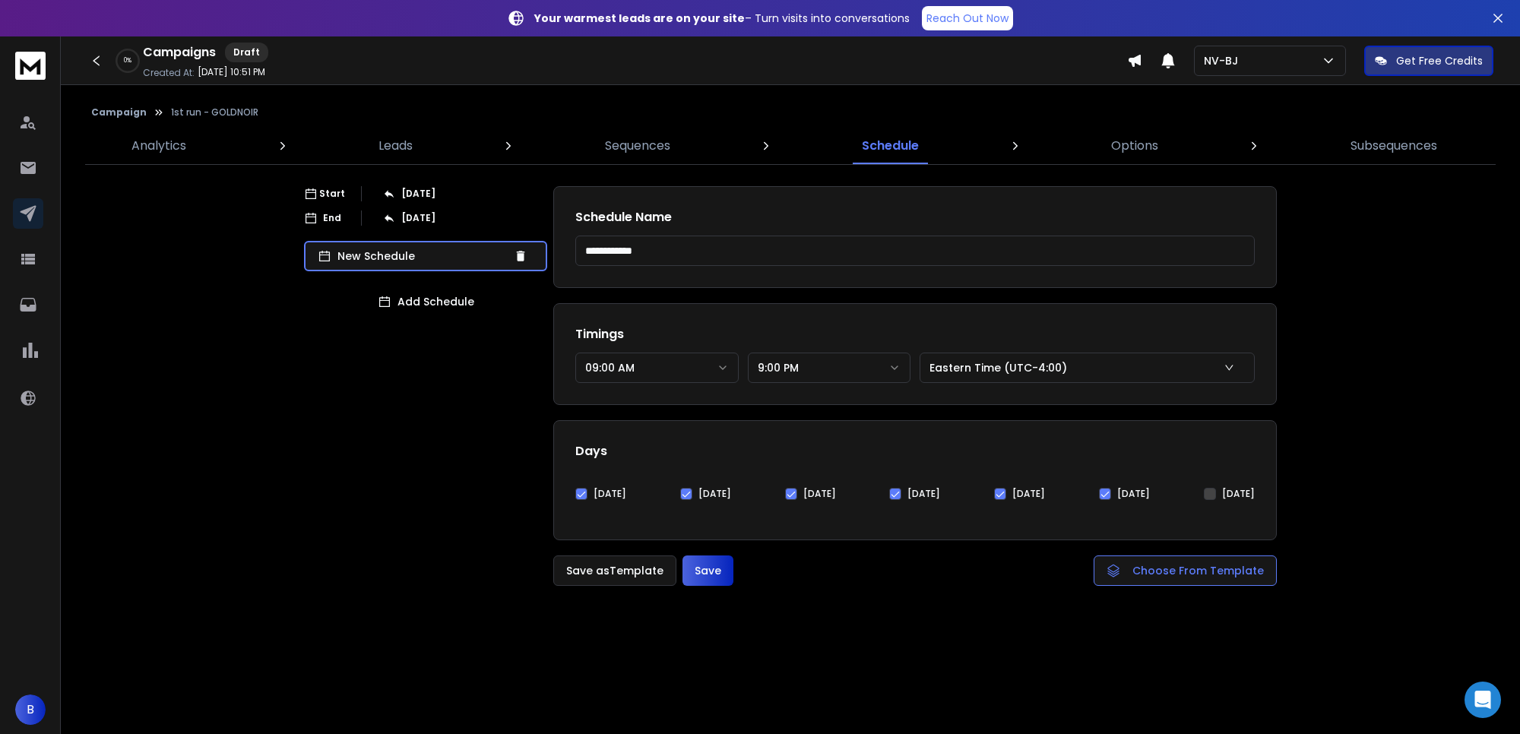
click at [435, 188] on p "Wed Aug 06 2025" at bounding box center [418, 194] width 34 height 12
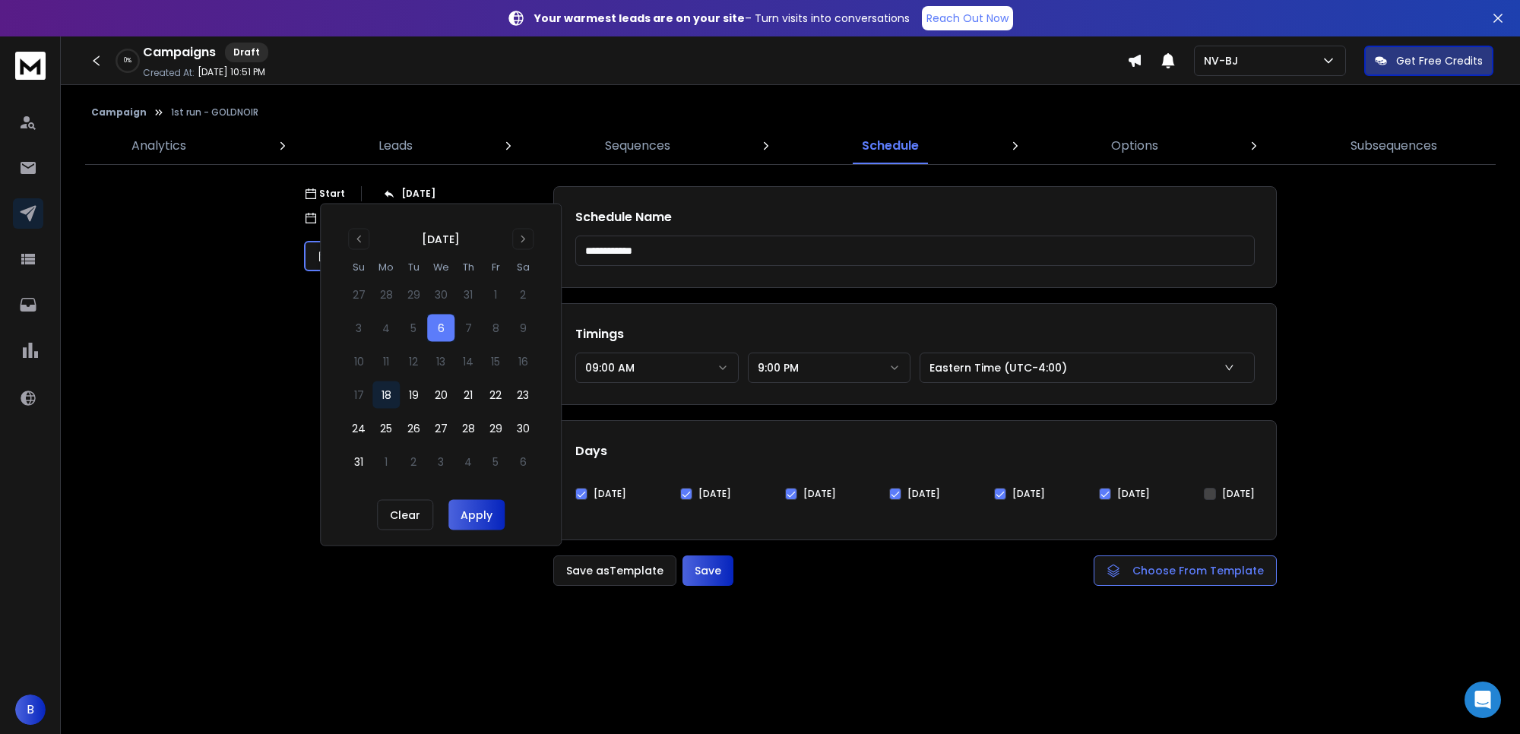
click at [391, 391] on button "18" at bounding box center [385, 394] width 27 height 27
click at [479, 514] on button "Apply" at bounding box center [476, 515] width 56 height 30
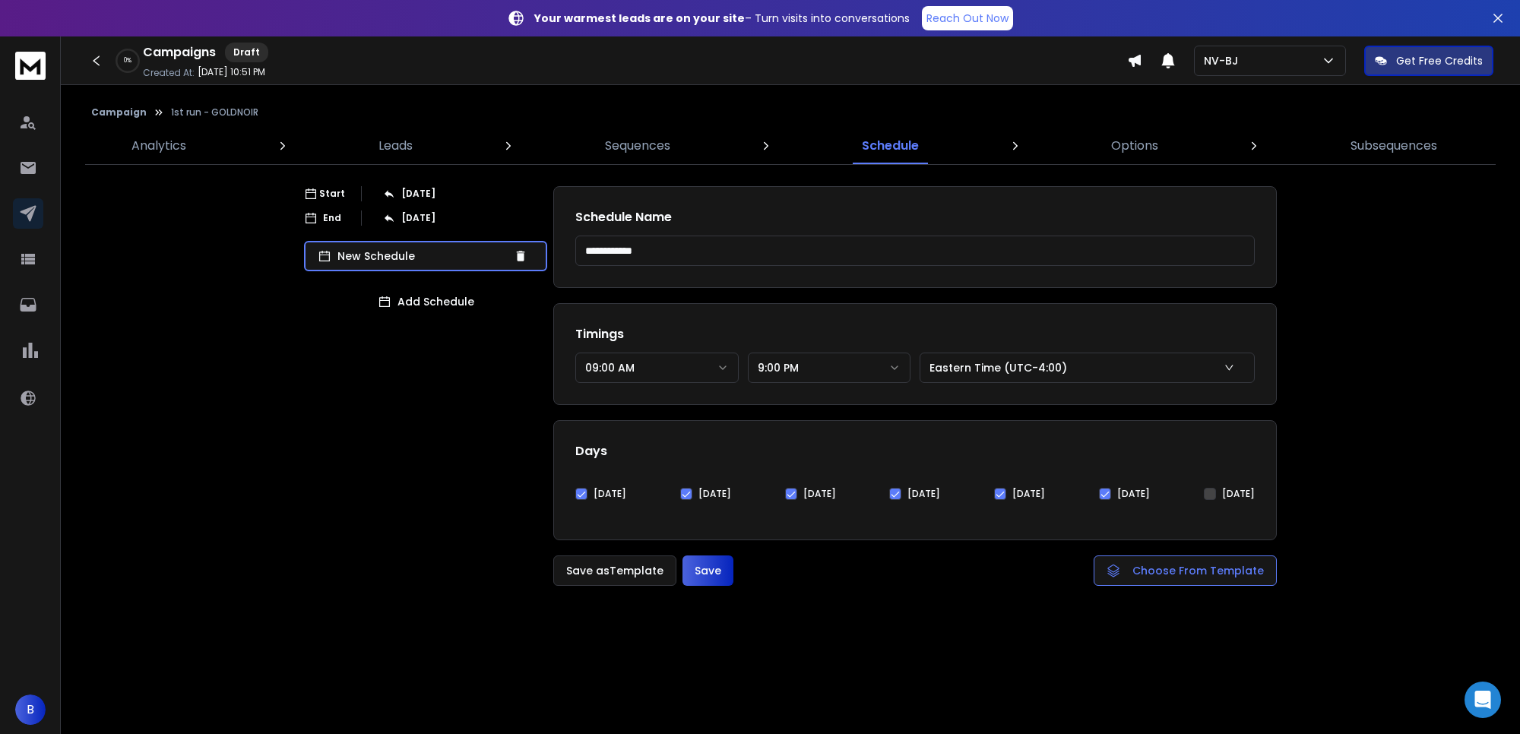
click at [699, 565] on button "Save" at bounding box center [707, 570] width 51 height 30
click at [712, 579] on button "Save" at bounding box center [707, 570] width 51 height 30
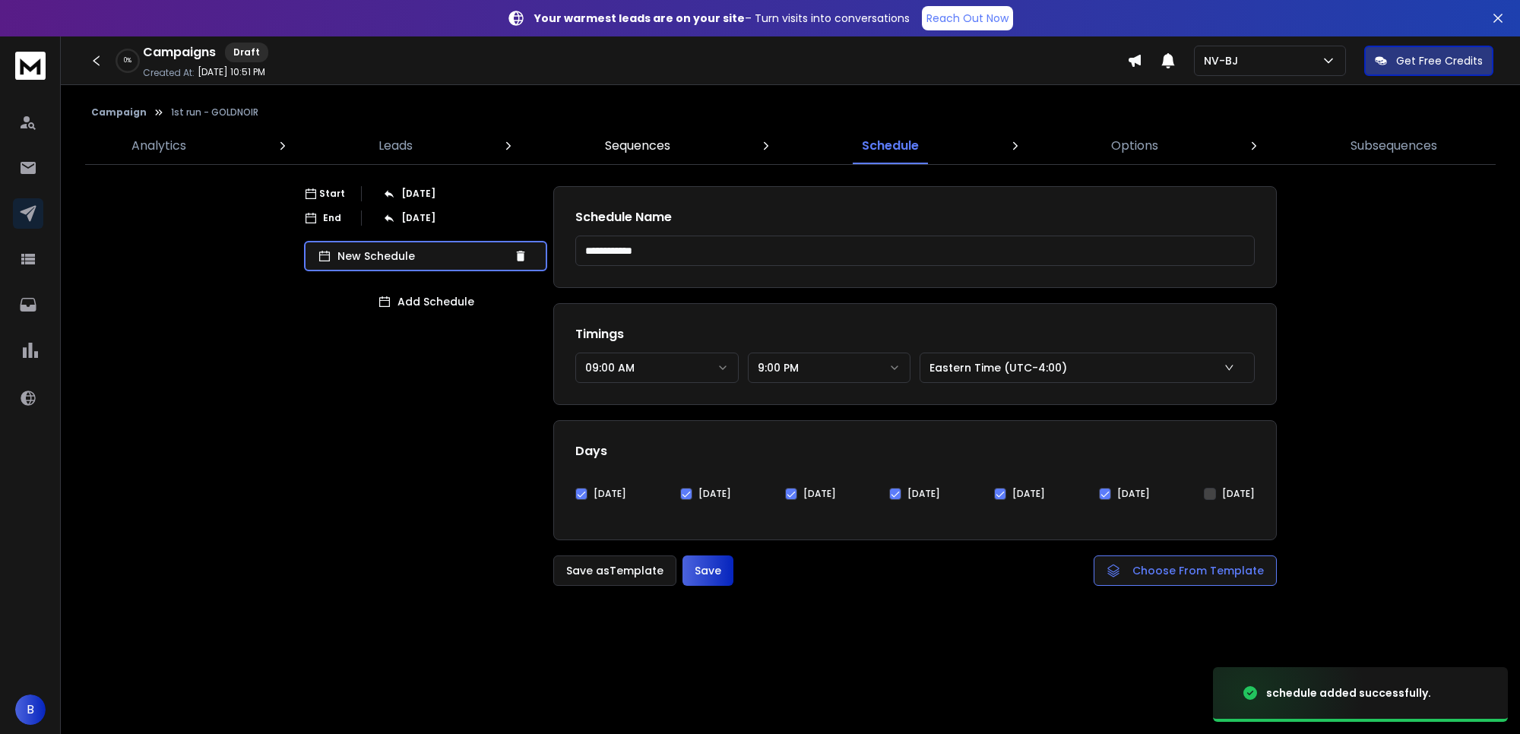
click at [646, 147] on p "Sequences" at bounding box center [637, 146] width 65 height 18
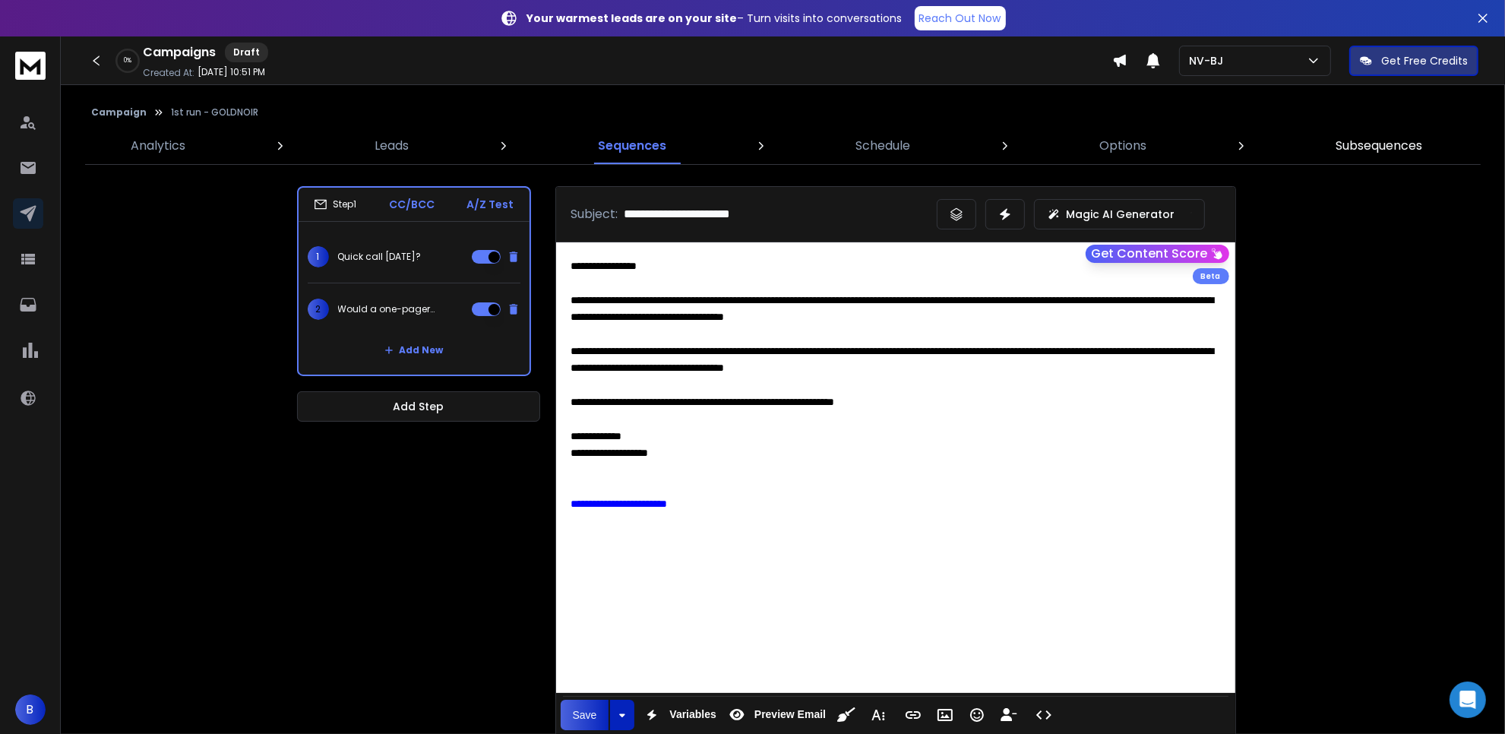
click at [1349, 150] on p "Subsequences" at bounding box center [1380, 146] width 87 height 18
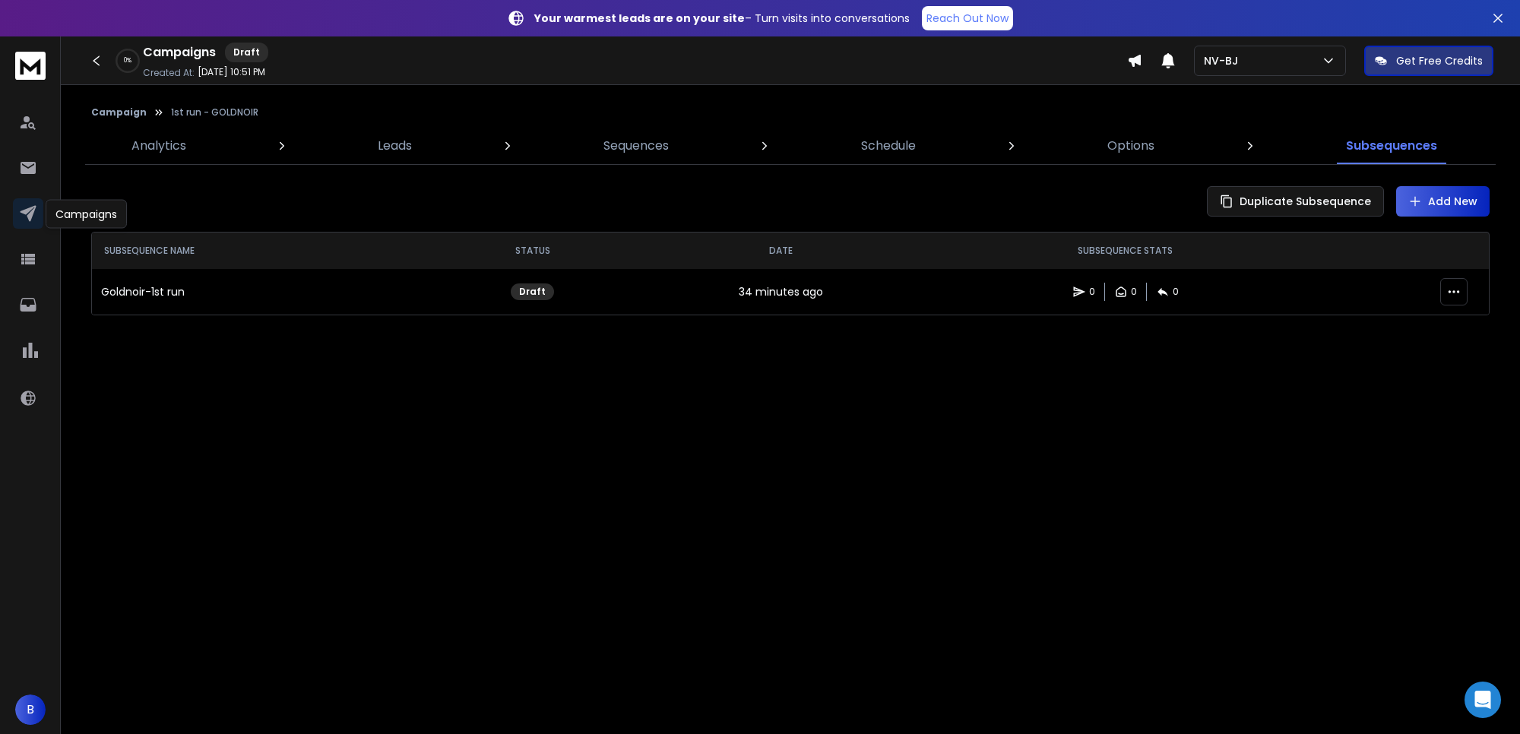
click at [33, 215] on icon at bounding box center [28, 213] width 18 height 18
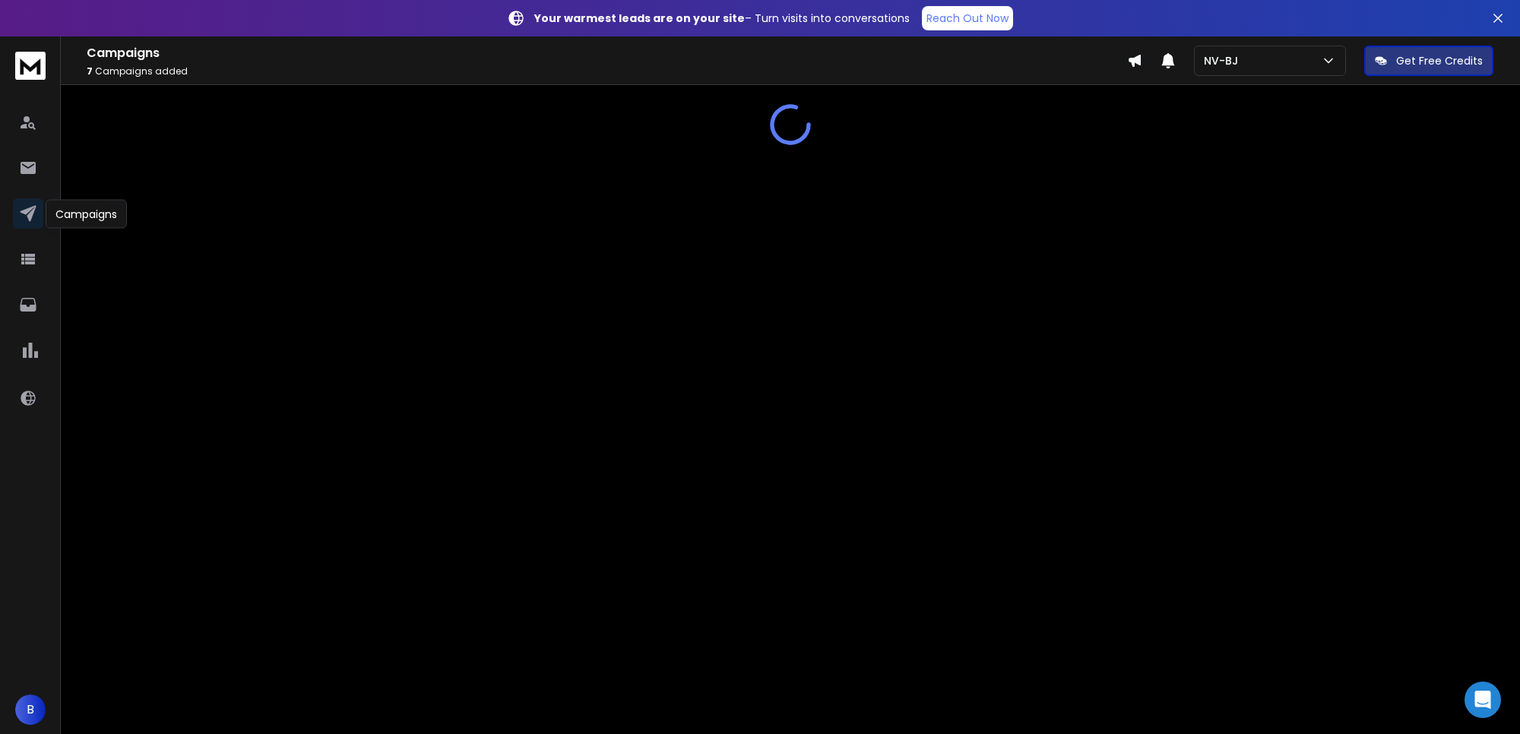
click at [21, 214] on icon at bounding box center [28, 213] width 18 height 18
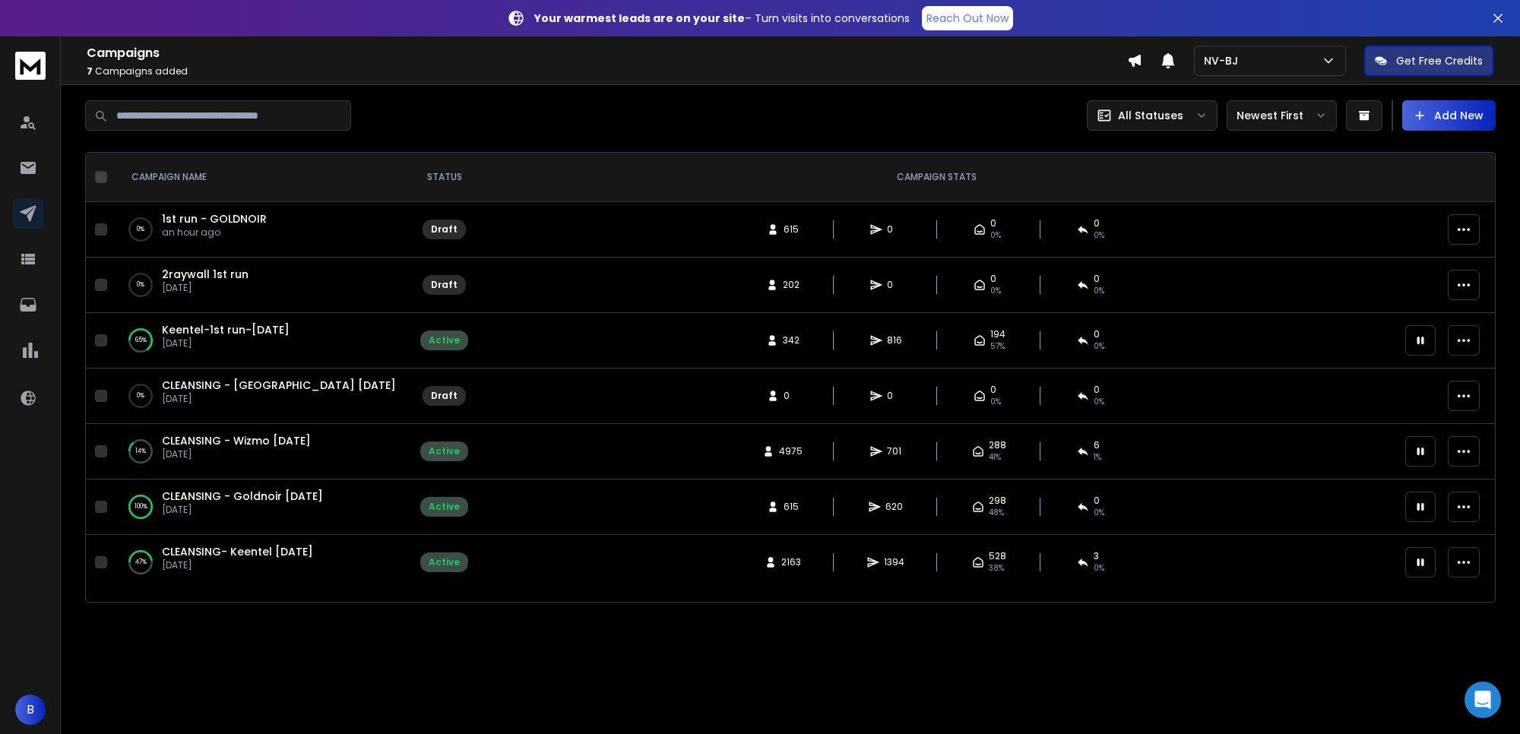
click at [286, 226] on div "0 % 1st run - GOLDNOIR an hour ago" at bounding box center [261, 229] width 267 height 36
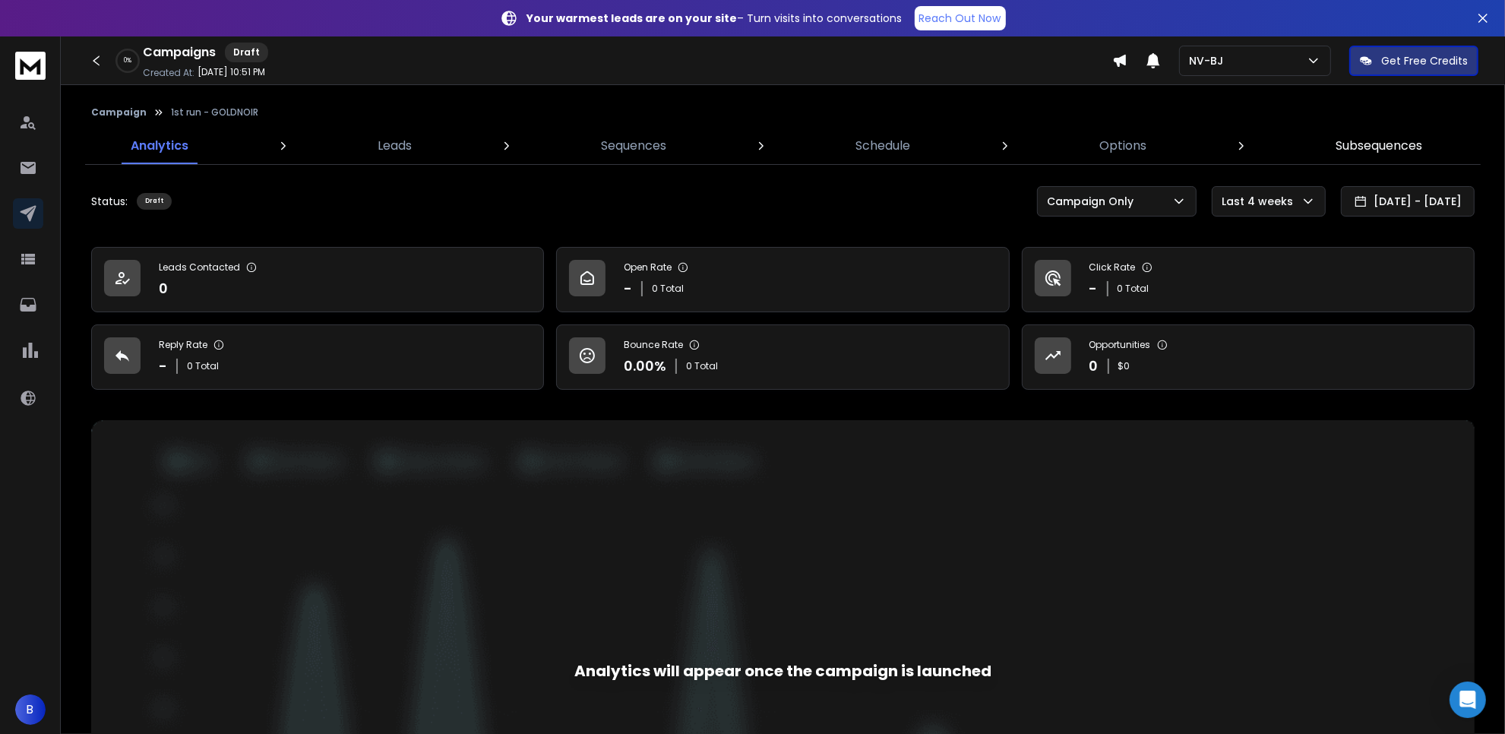
click at [1353, 150] on p "Subsequences" at bounding box center [1380, 146] width 87 height 18
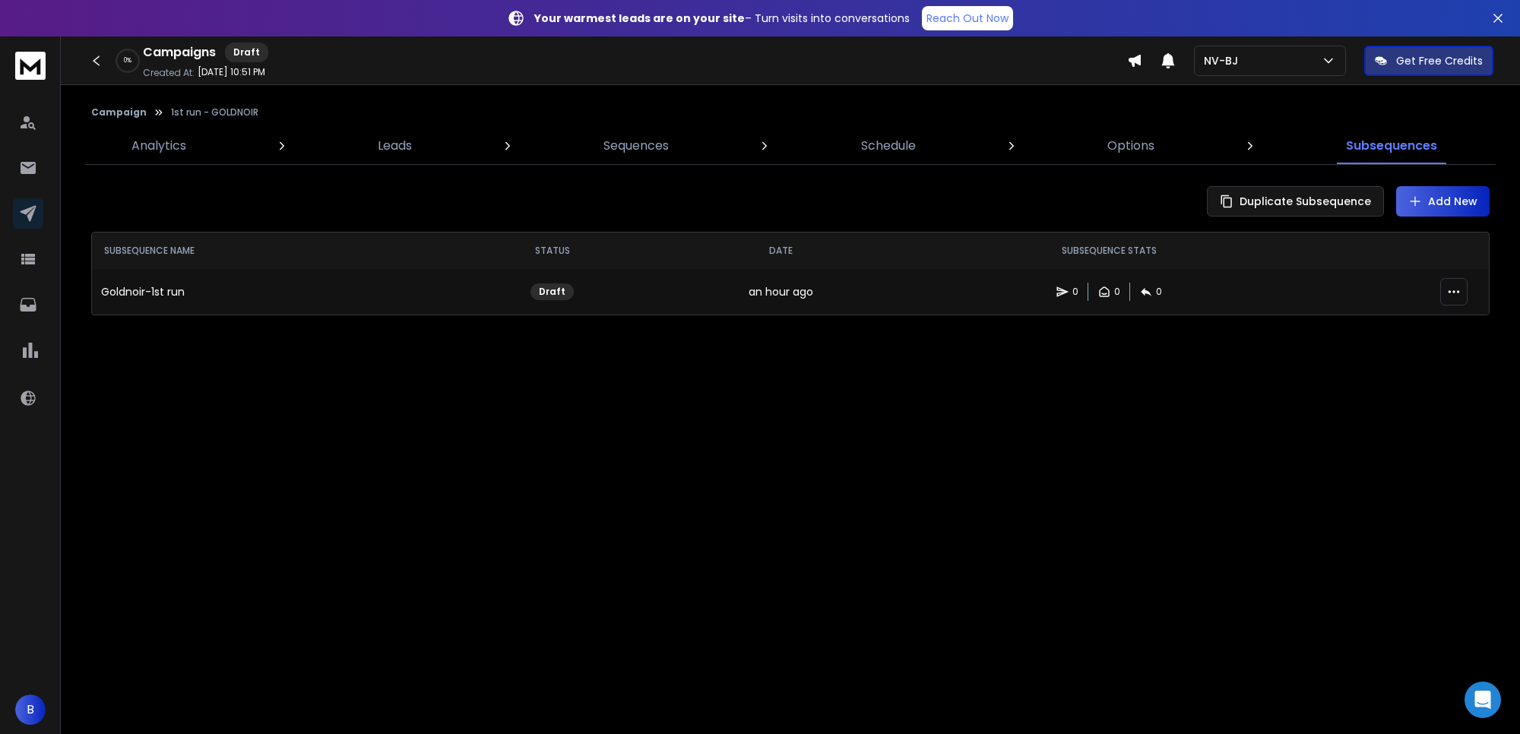
click at [894, 299] on td "an hour ago" at bounding box center [781, 292] width 262 height 46
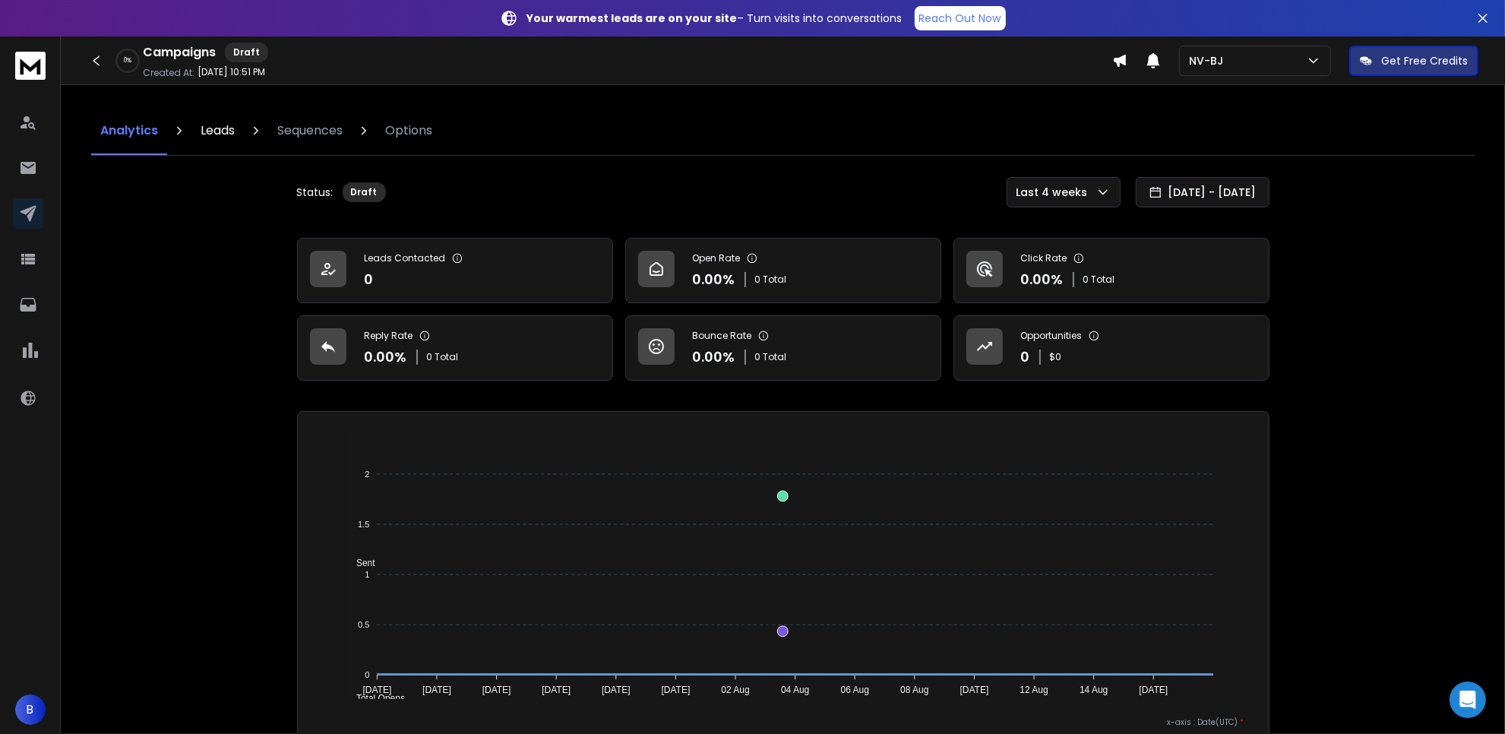
click at [228, 131] on p "Leads" at bounding box center [218, 131] width 34 height 18
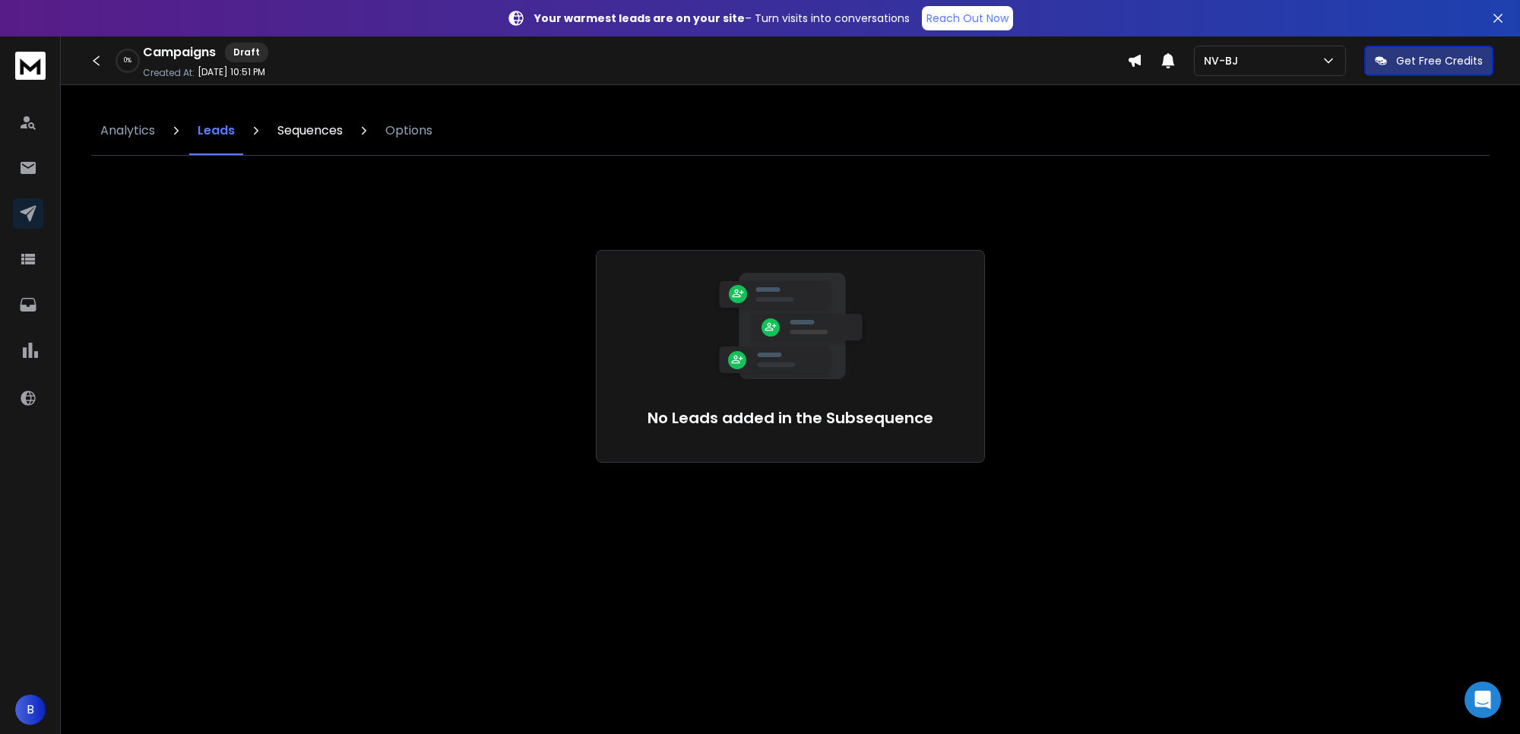
click at [313, 138] on p "Sequences" at bounding box center [309, 131] width 65 height 18
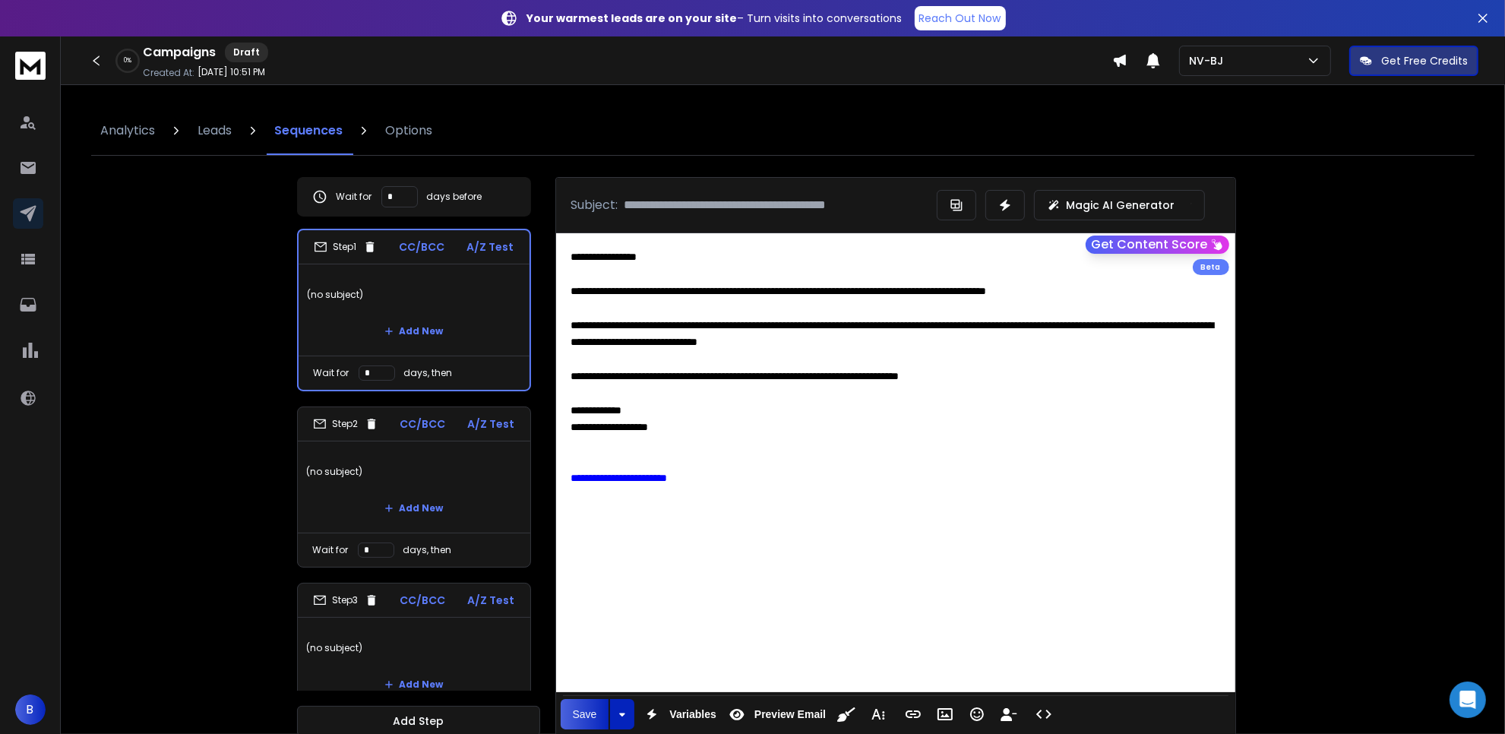
click at [407, 300] on p "(no subject)" at bounding box center [414, 295] width 213 height 43
click at [1159, 198] on p "Magic AI Generator" at bounding box center [1121, 205] width 109 height 15
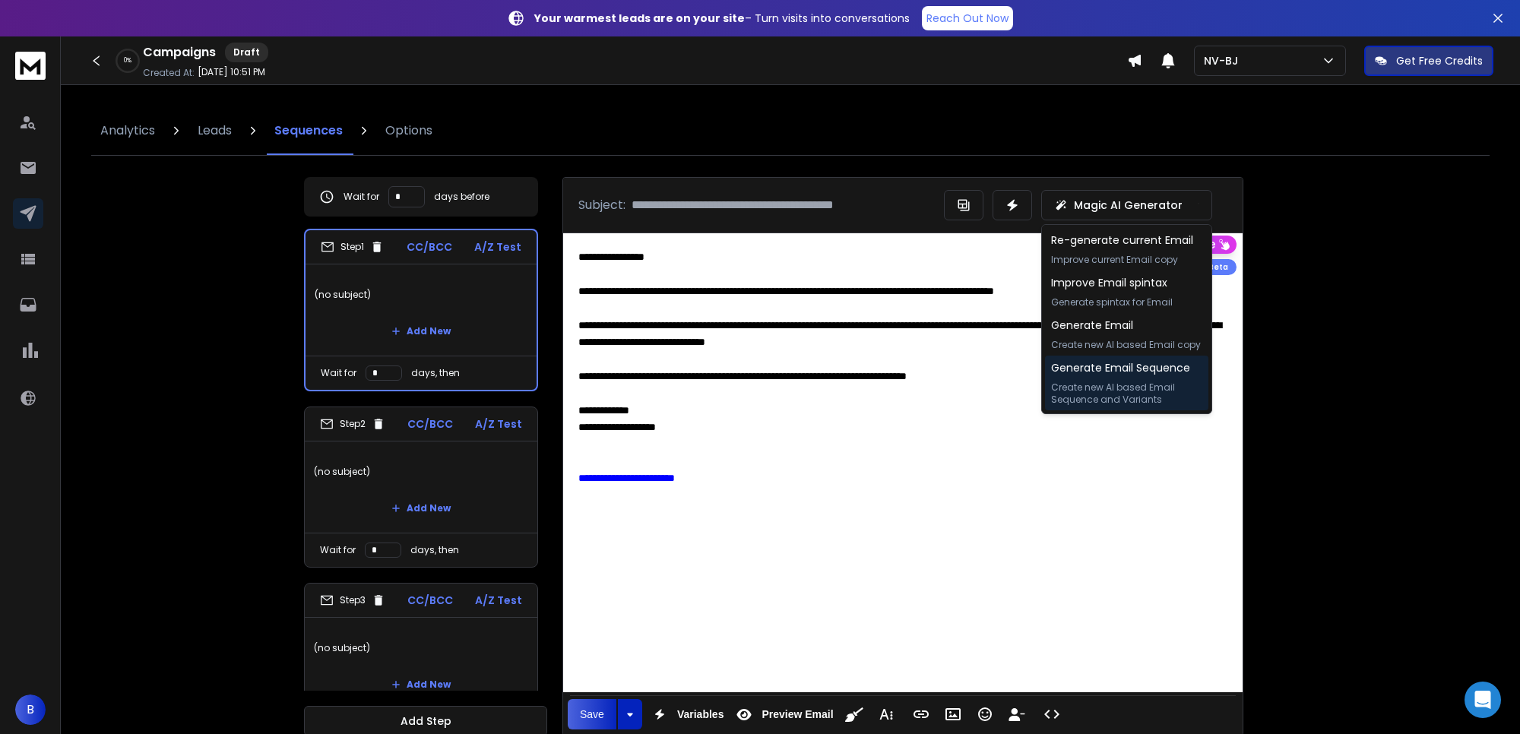
click at [1331, 324] on div "**********" at bounding box center [790, 456] width 1398 height 571
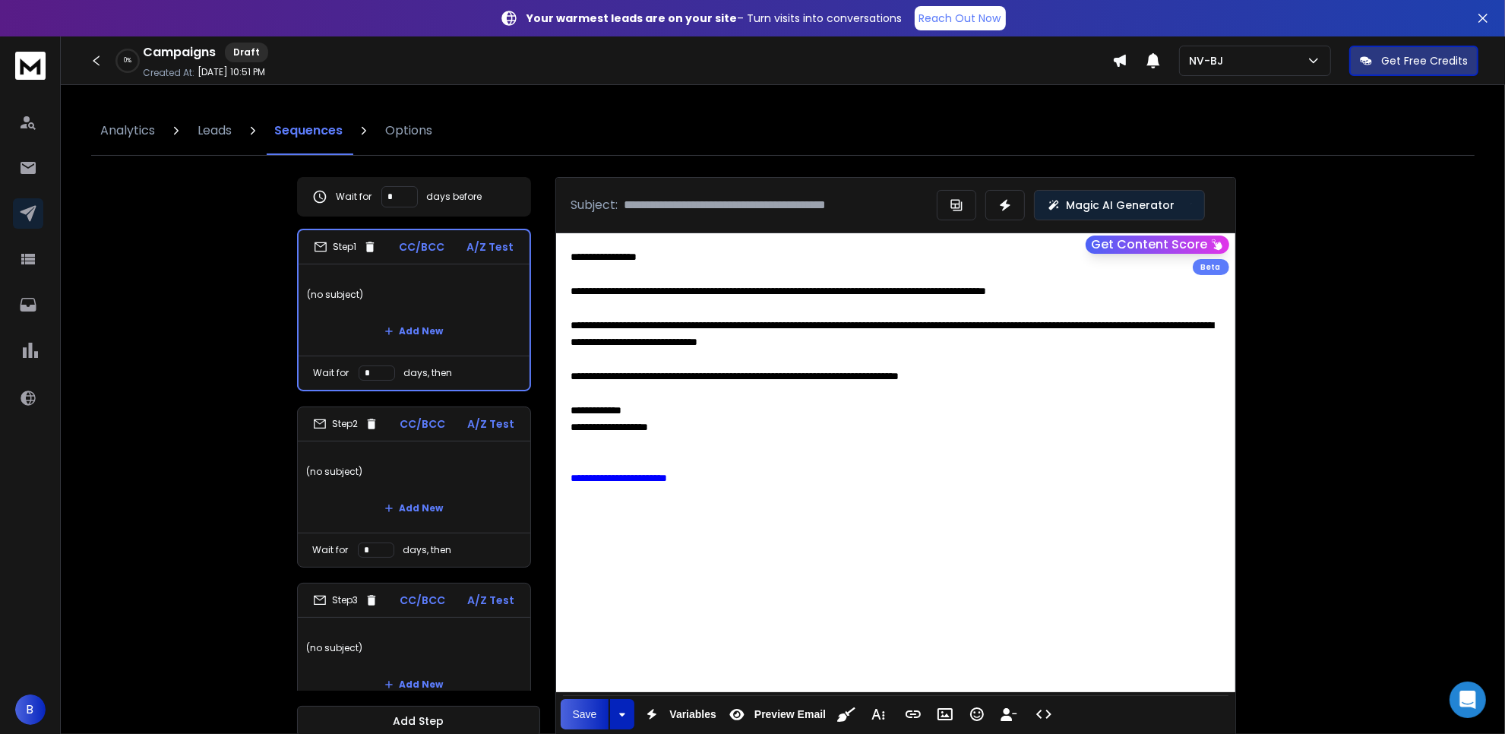
click at [1088, 195] on button "Magic AI Generator" at bounding box center [1119, 205] width 171 height 30
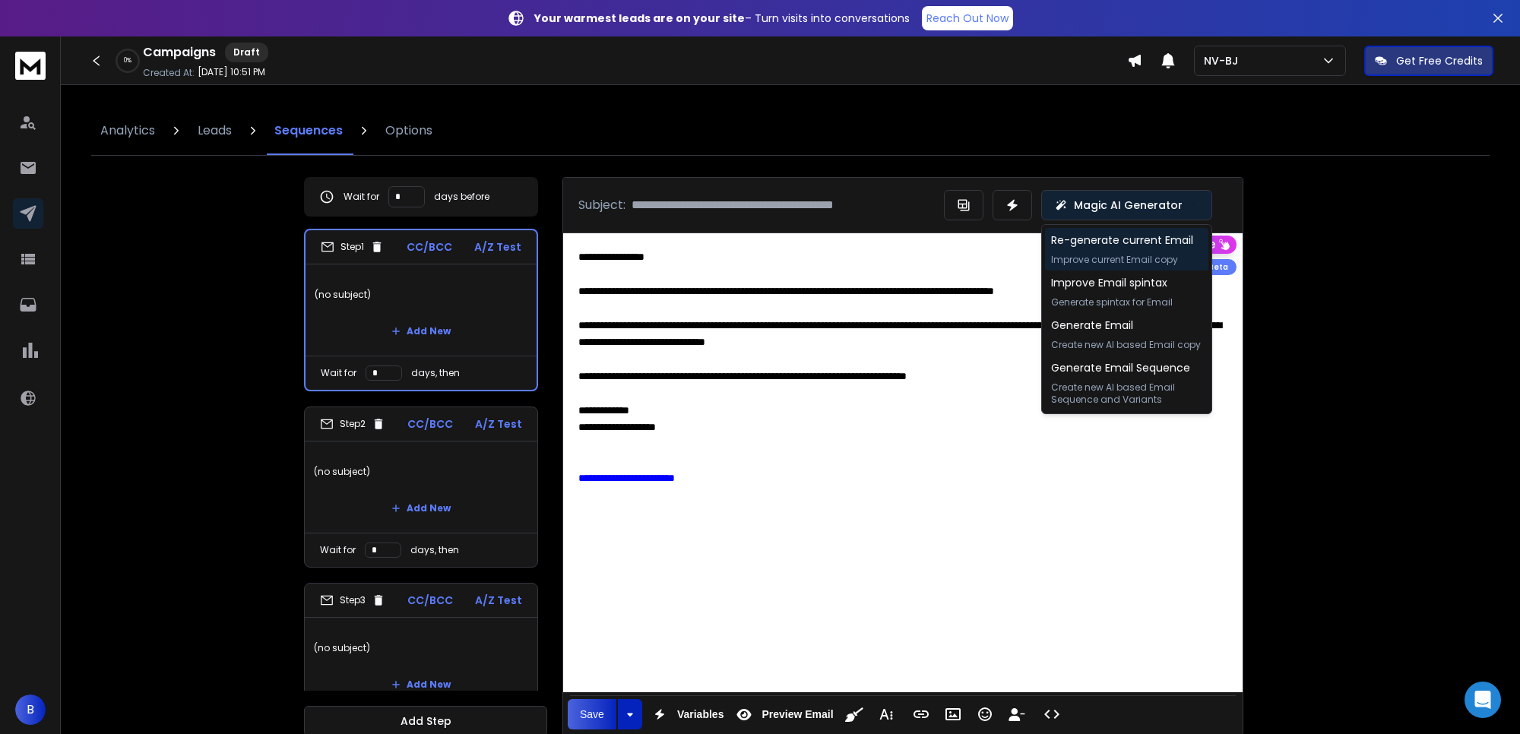
click at [1083, 196] on button "Magic AI Generator" at bounding box center [1126, 205] width 171 height 30
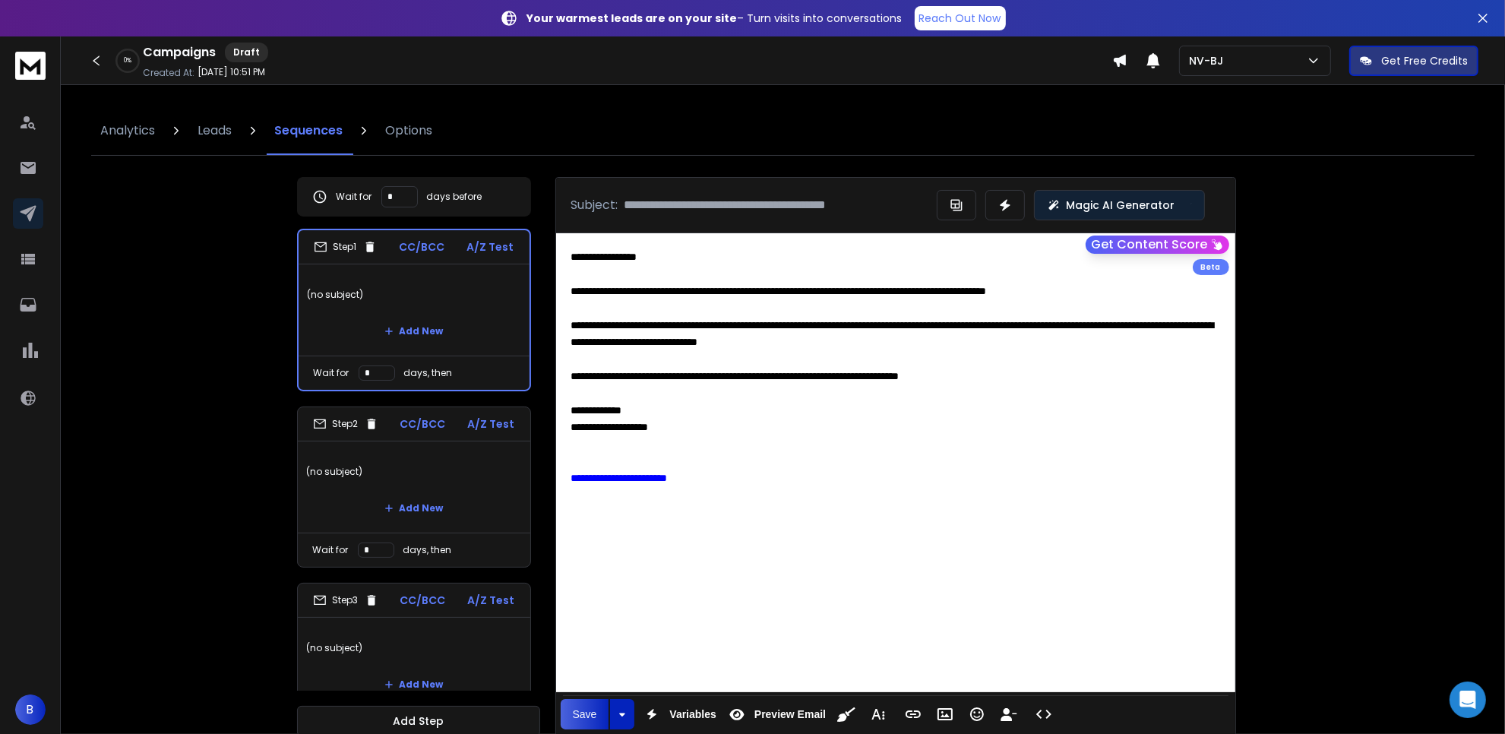
click at [1080, 207] on p "Magic AI Generator" at bounding box center [1121, 205] width 109 height 15
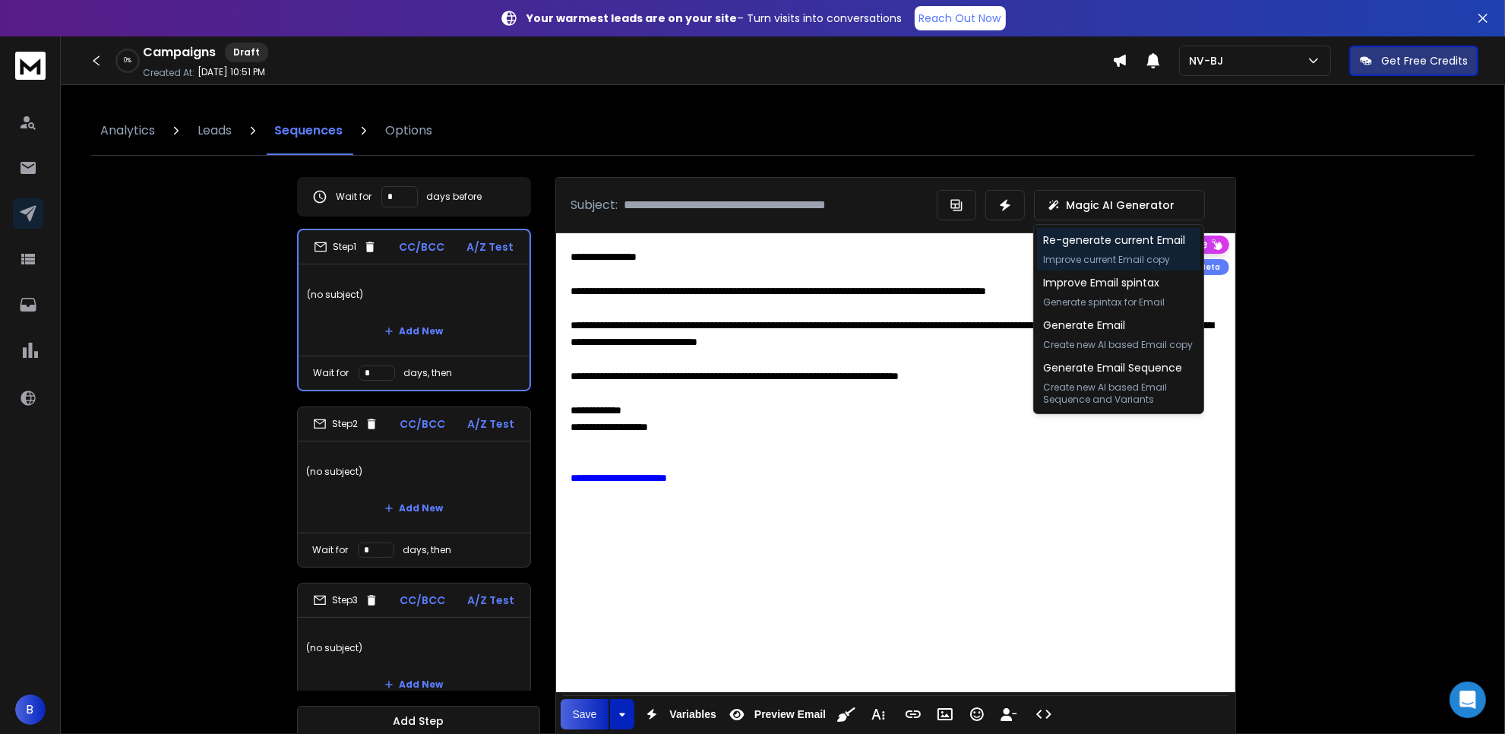
click at [1020, 527] on div "**********" at bounding box center [895, 453] width 679 height 441
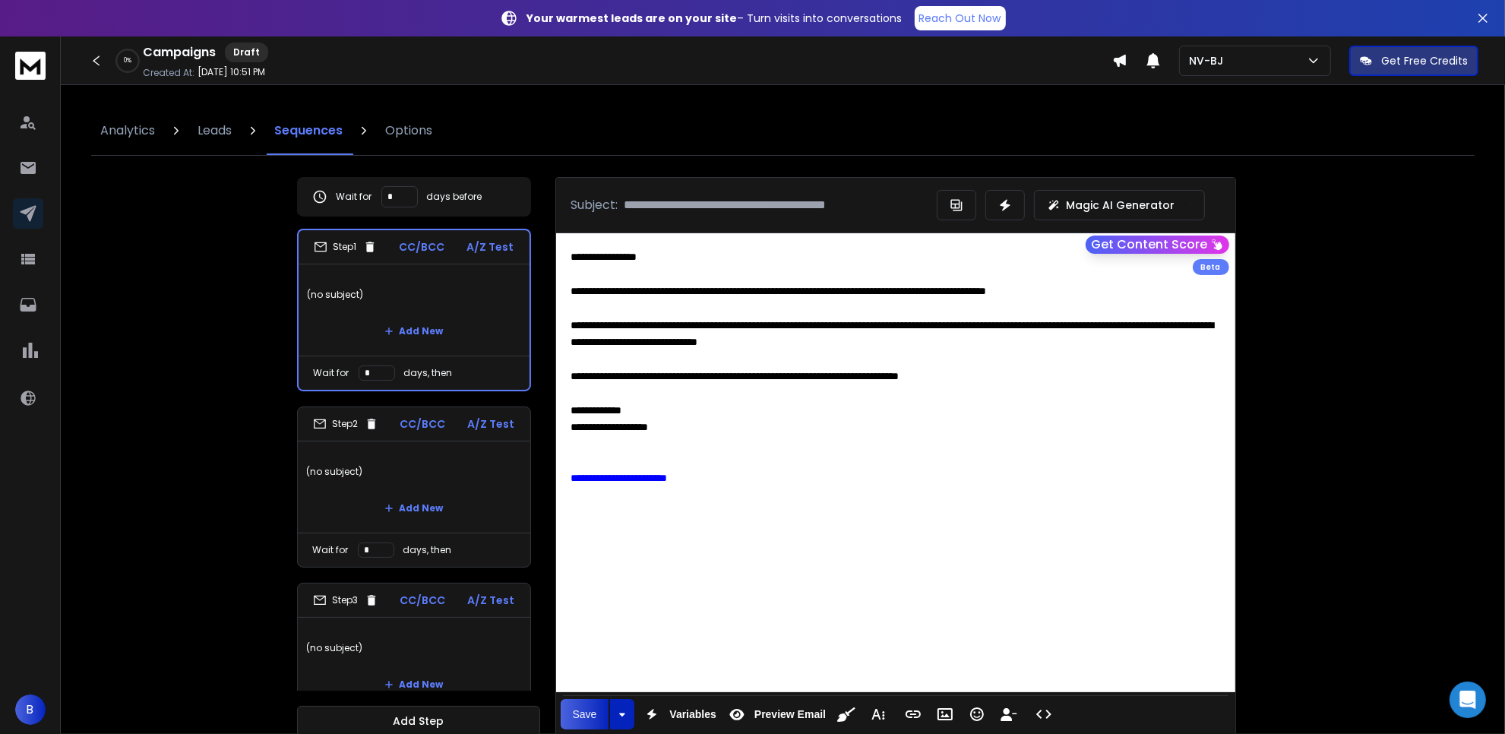
click at [699, 435] on div at bounding box center [895, 443] width 649 height 17
click at [685, 419] on div "**********" at bounding box center [895, 427] width 649 height 17
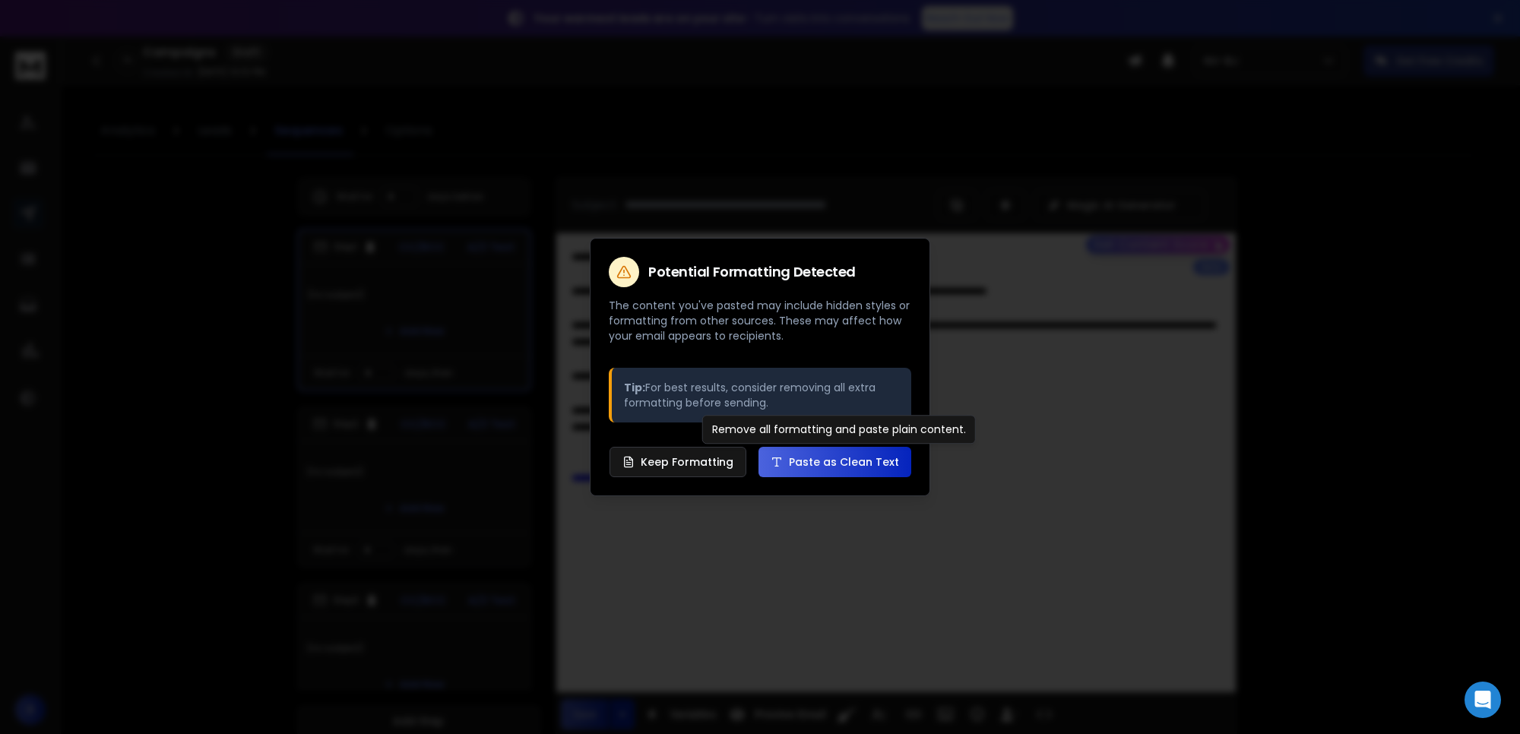
click at [792, 454] on button "Paste as Clean Text" at bounding box center [834, 462] width 153 height 30
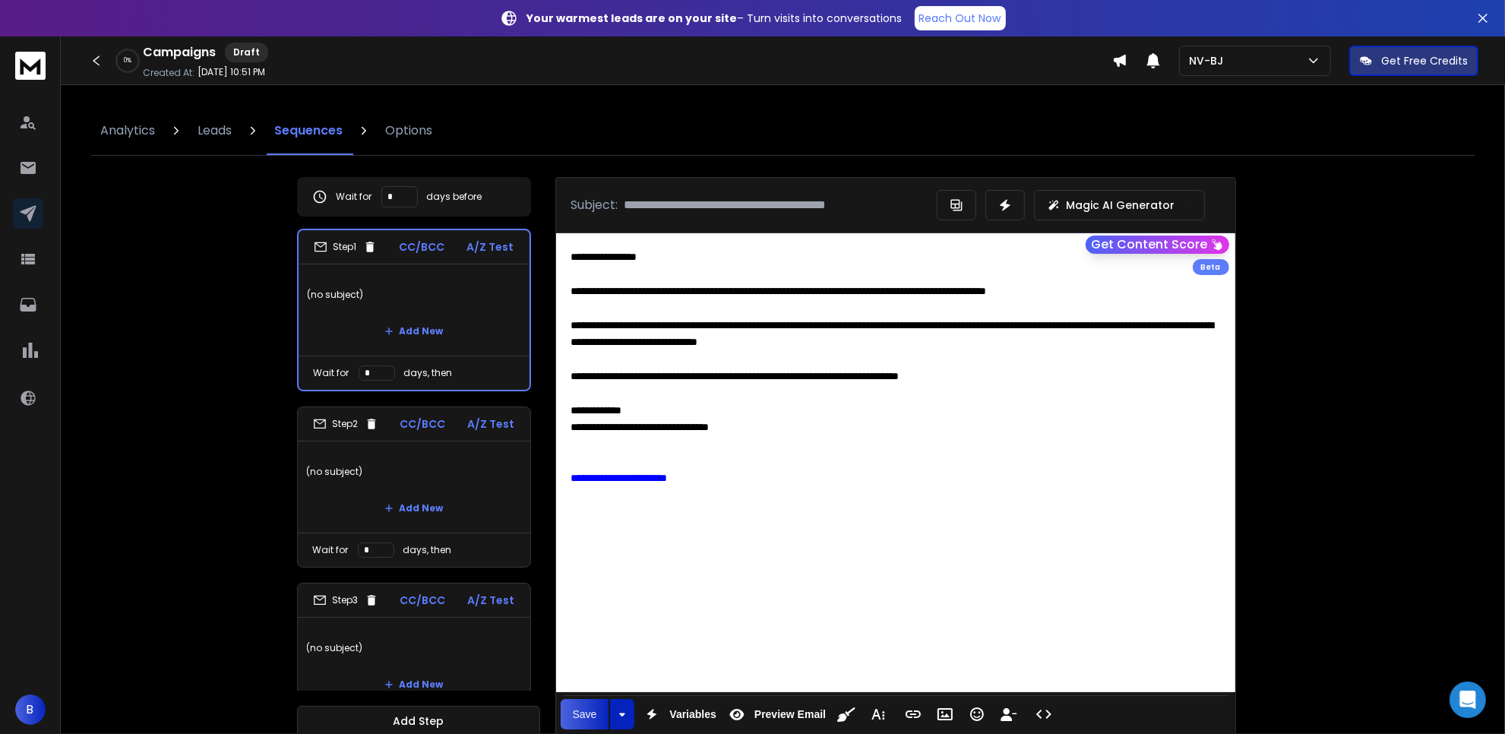
click at [673, 423] on span "**********" at bounding box center [640, 427] width 138 height 11
click at [753, 419] on div "**********" at bounding box center [895, 427] width 649 height 17
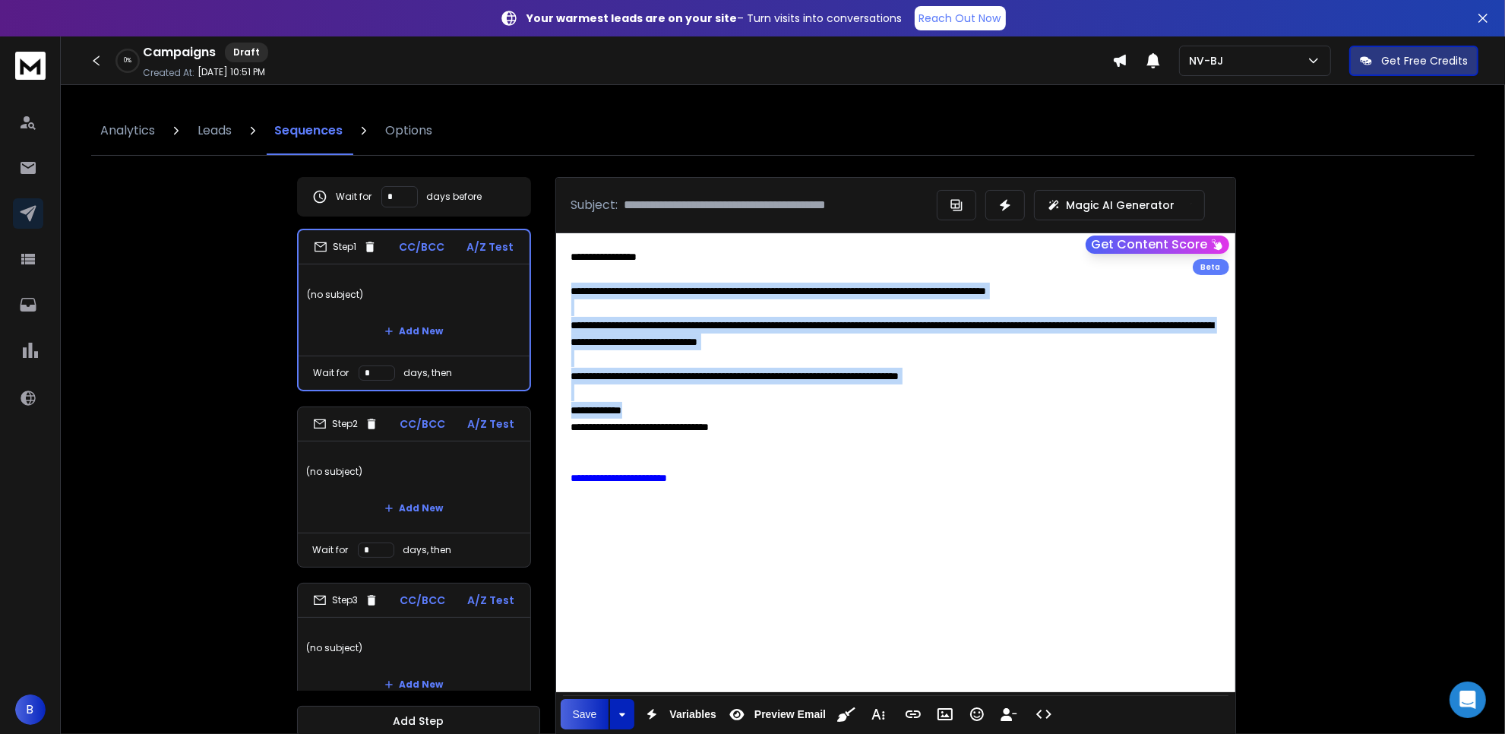
drag, startPoint x: 572, startPoint y: 290, endPoint x: 789, endPoint y: 401, distance: 243.3
click at [784, 408] on div "**********" at bounding box center [895, 453] width 679 height 441
click at [1049, 392] on div at bounding box center [895, 393] width 649 height 17
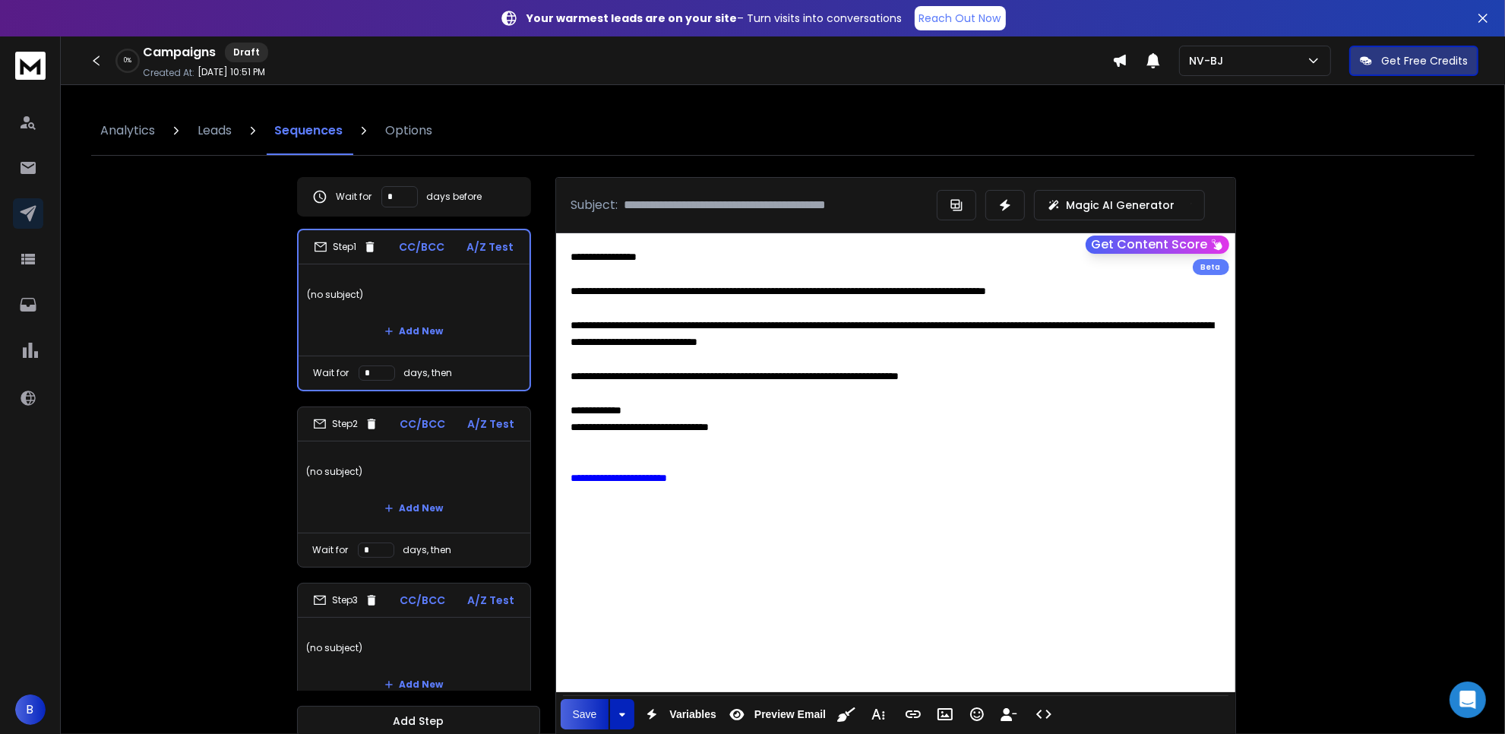
click at [385, 484] on p "(no subject)" at bounding box center [414, 472] width 214 height 43
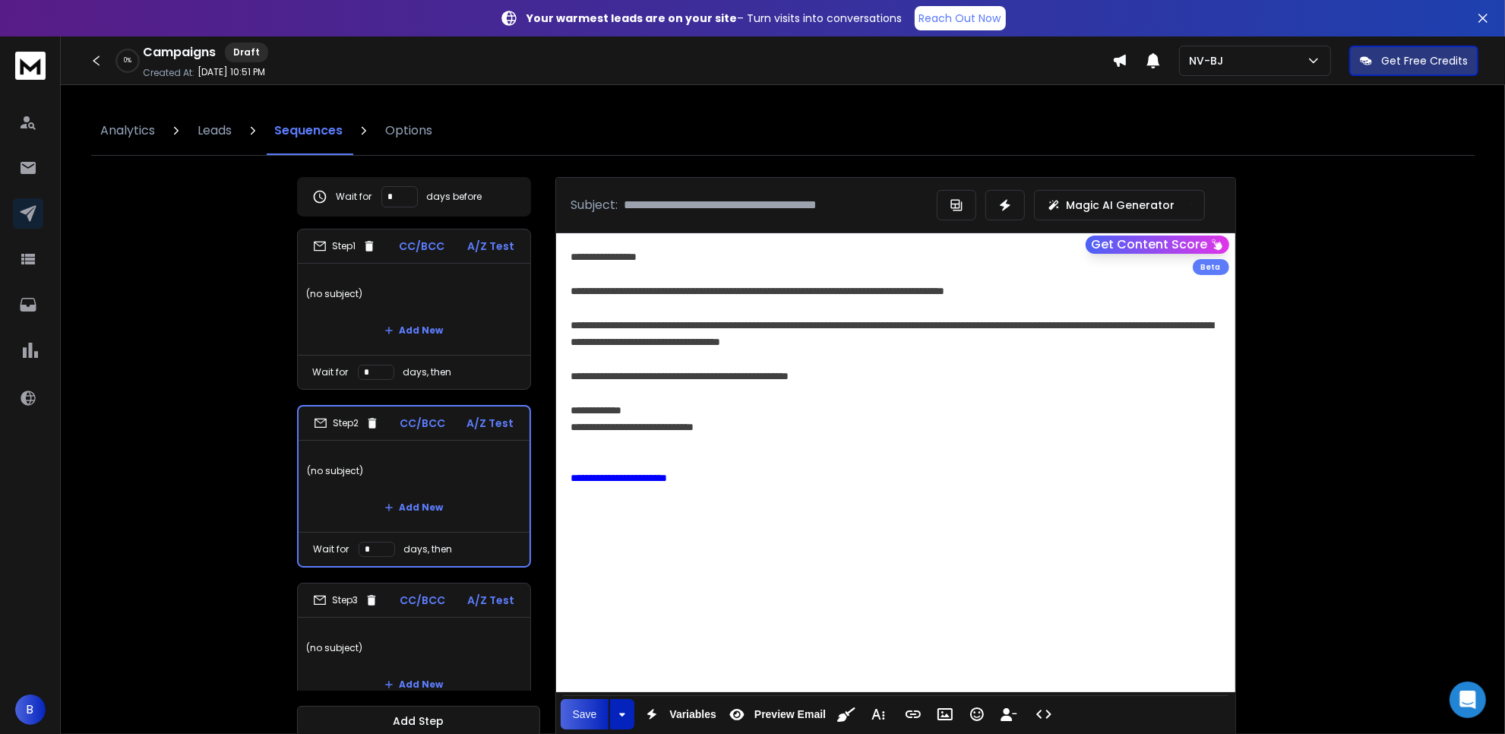
click at [372, 297] on p "(no subject)" at bounding box center [414, 294] width 214 height 43
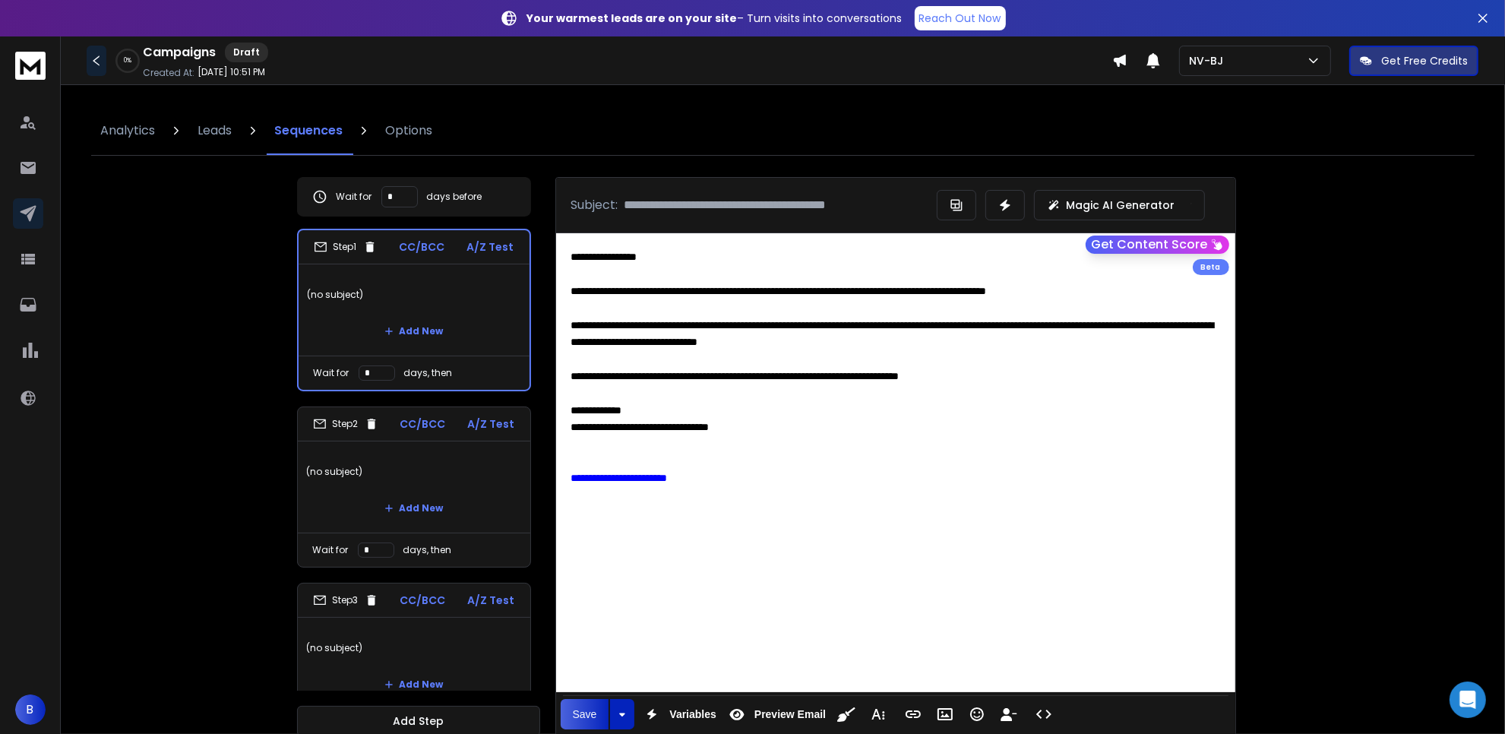
click at [103, 59] on button at bounding box center [97, 61] width 20 height 30
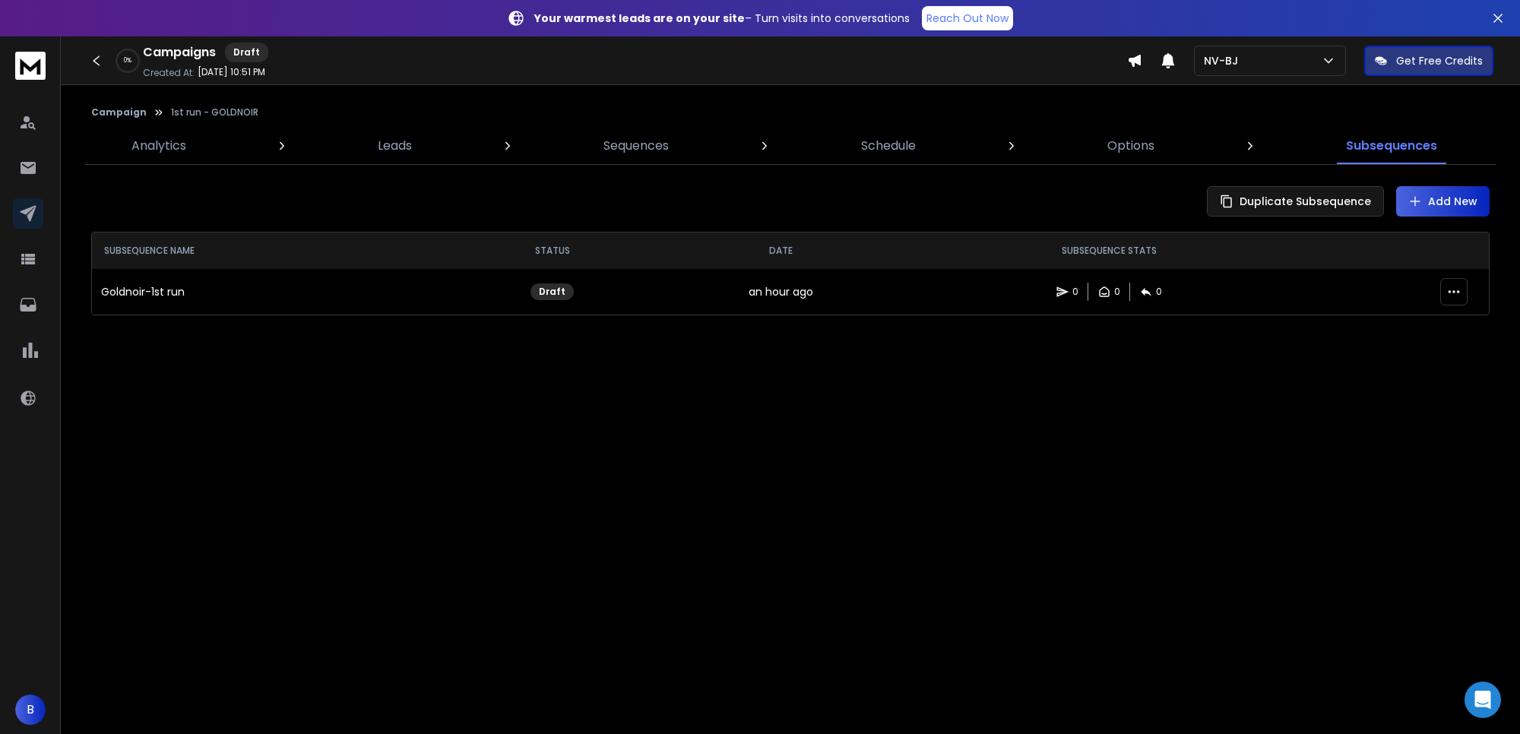
click at [1437, 199] on button "Add New" at bounding box center [1442, 201] width 93 height 30
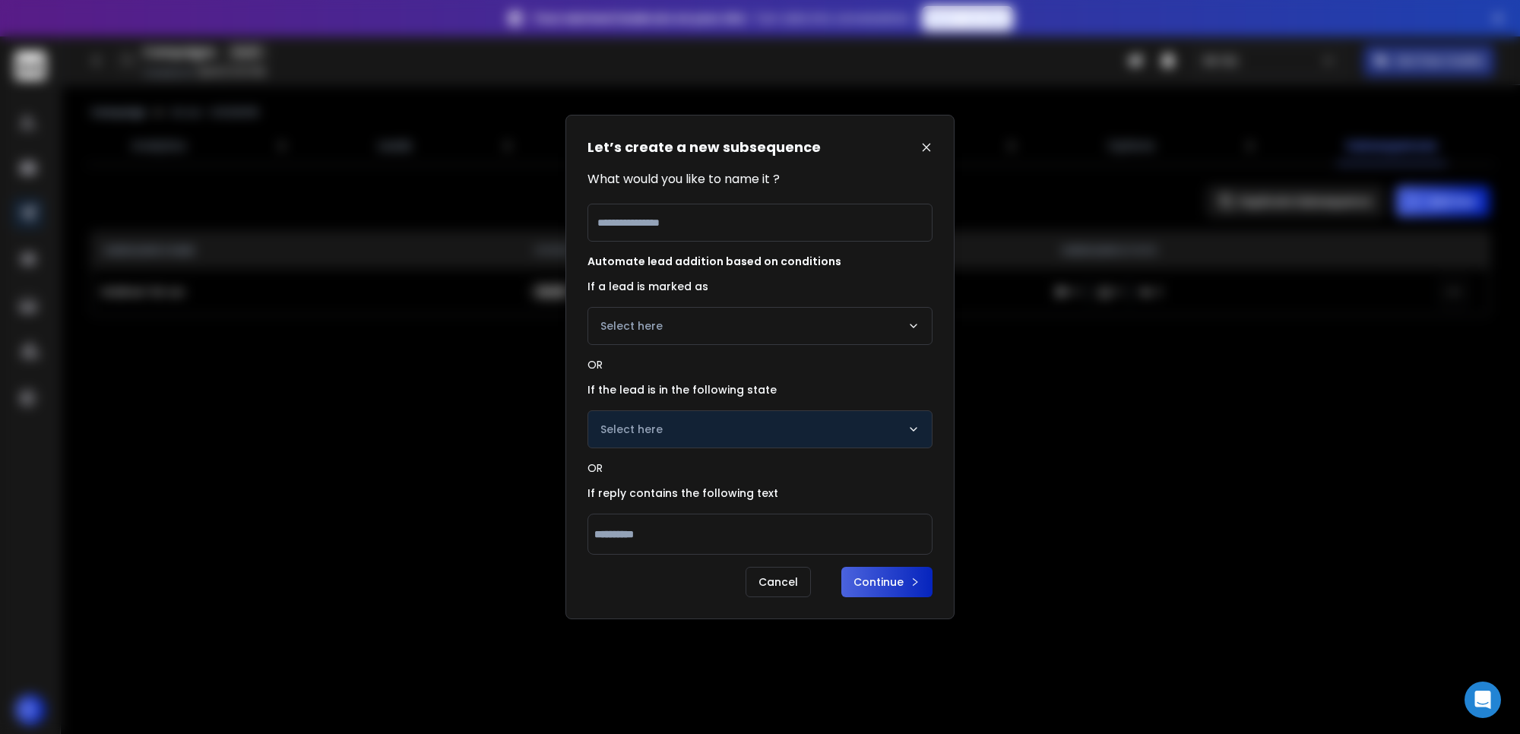
click at [730, 424] on button "Select here" at bounding box center [759, 429] width 345 height 38
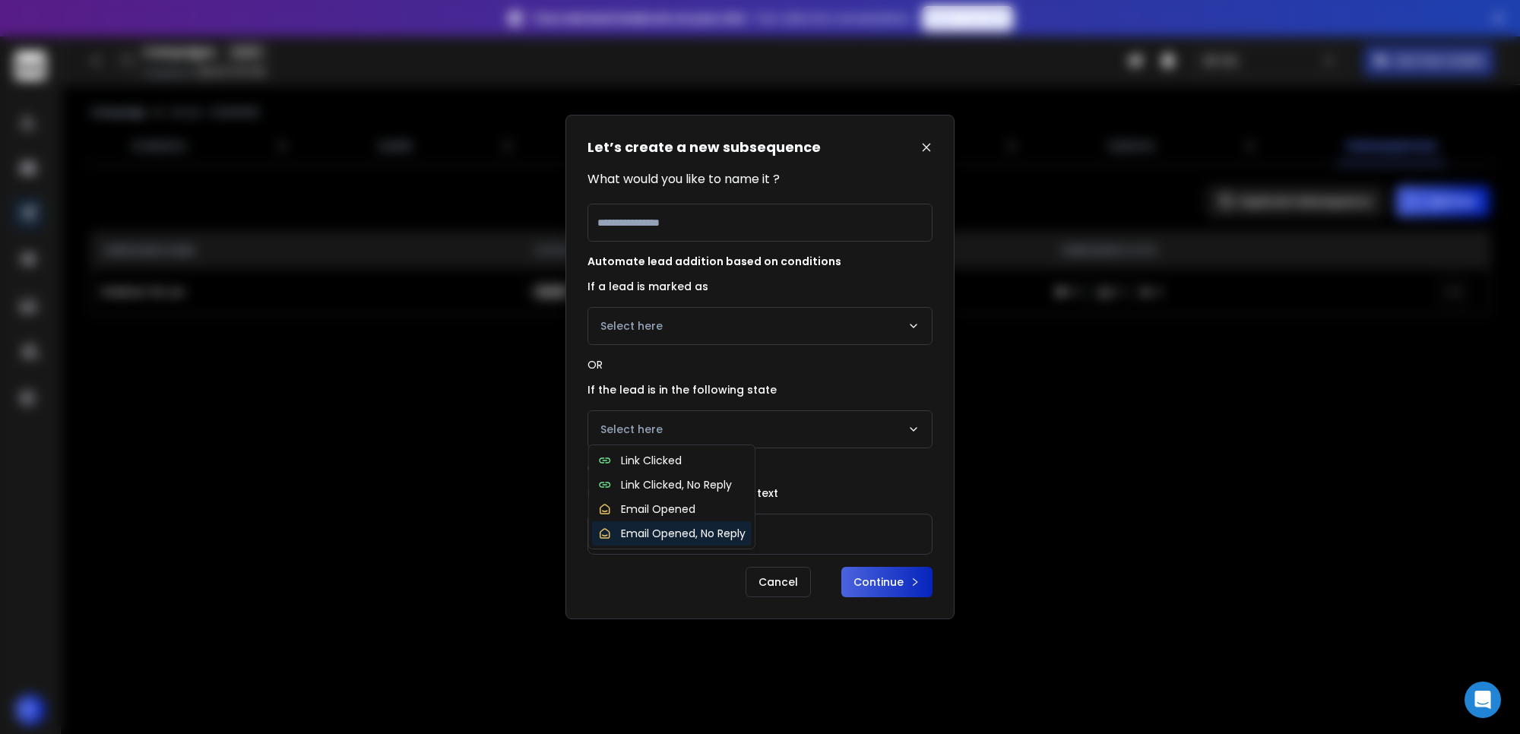
click at [679, 534] on div "Email Opened, No Reply" at bounding box center [671, 533] width 147 height 15
click at [881, 593] on button "Continue" at bounding box center [886, 582] width 91 height 30
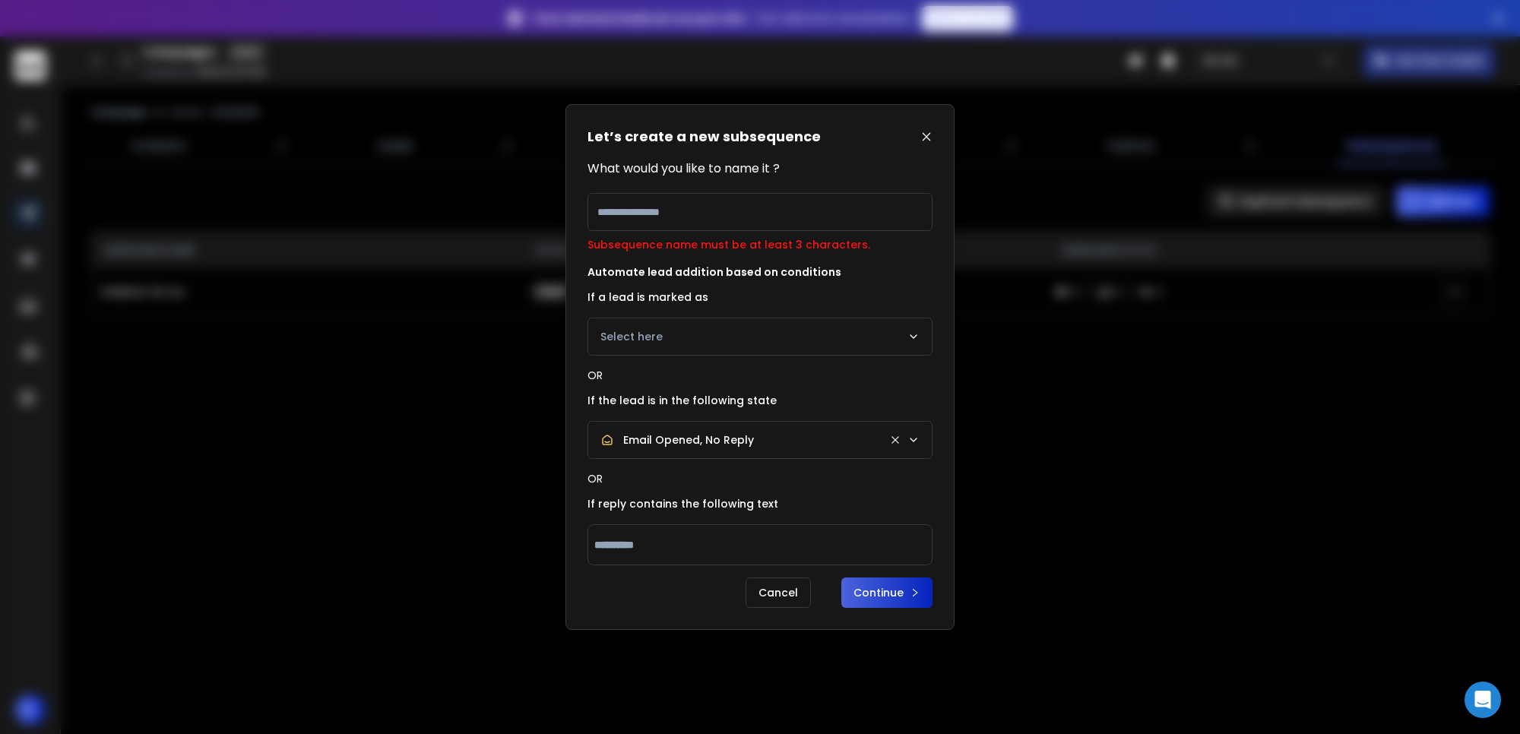
click at [715, 204] on input at bounding box center [759, 212] width 345 height 38
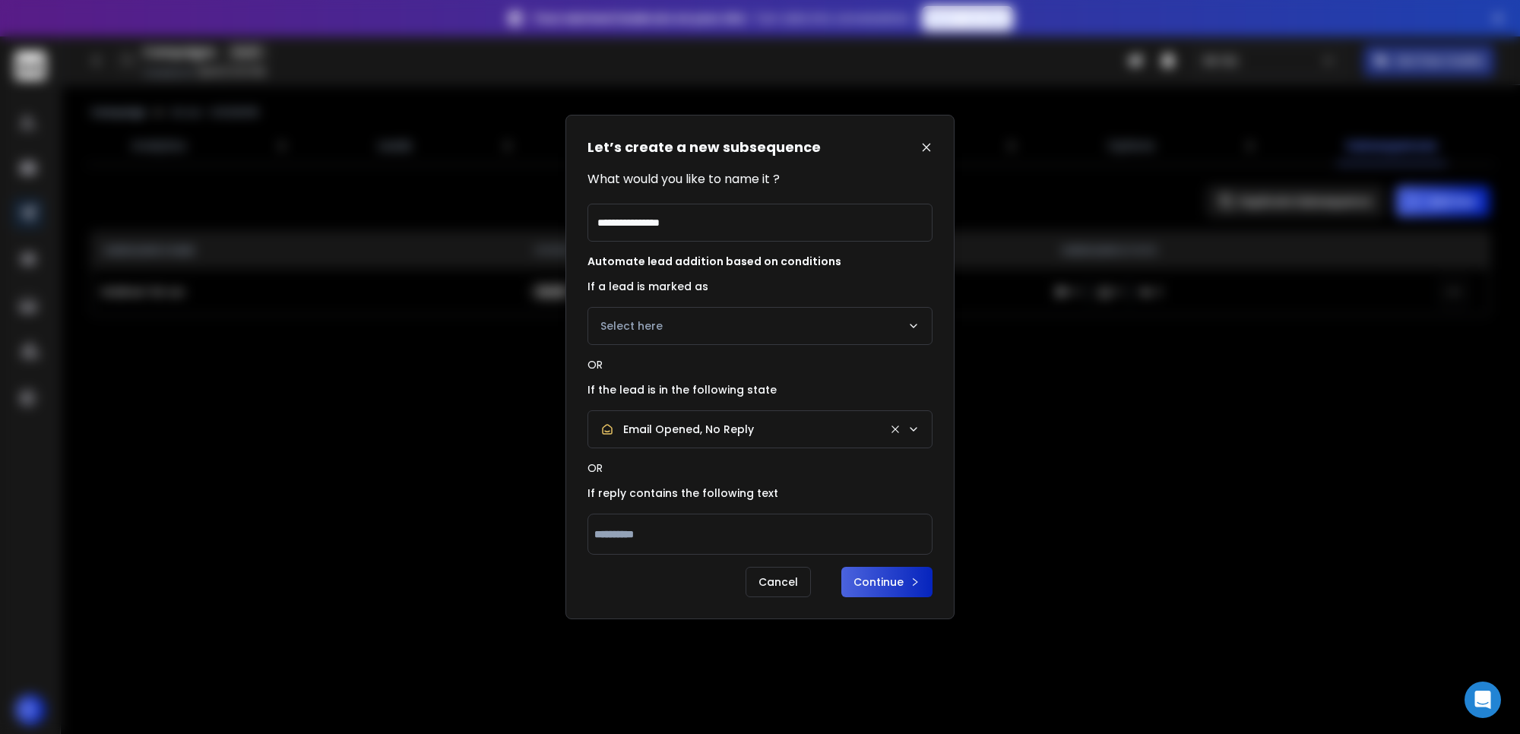
click at [681, 214] on input "**********" at bounding box center [759, 223] width 345 height 38
type input "**********"
click at [875, 597] on button "Continue" at bounding box center [886, 582] width 91 height 30
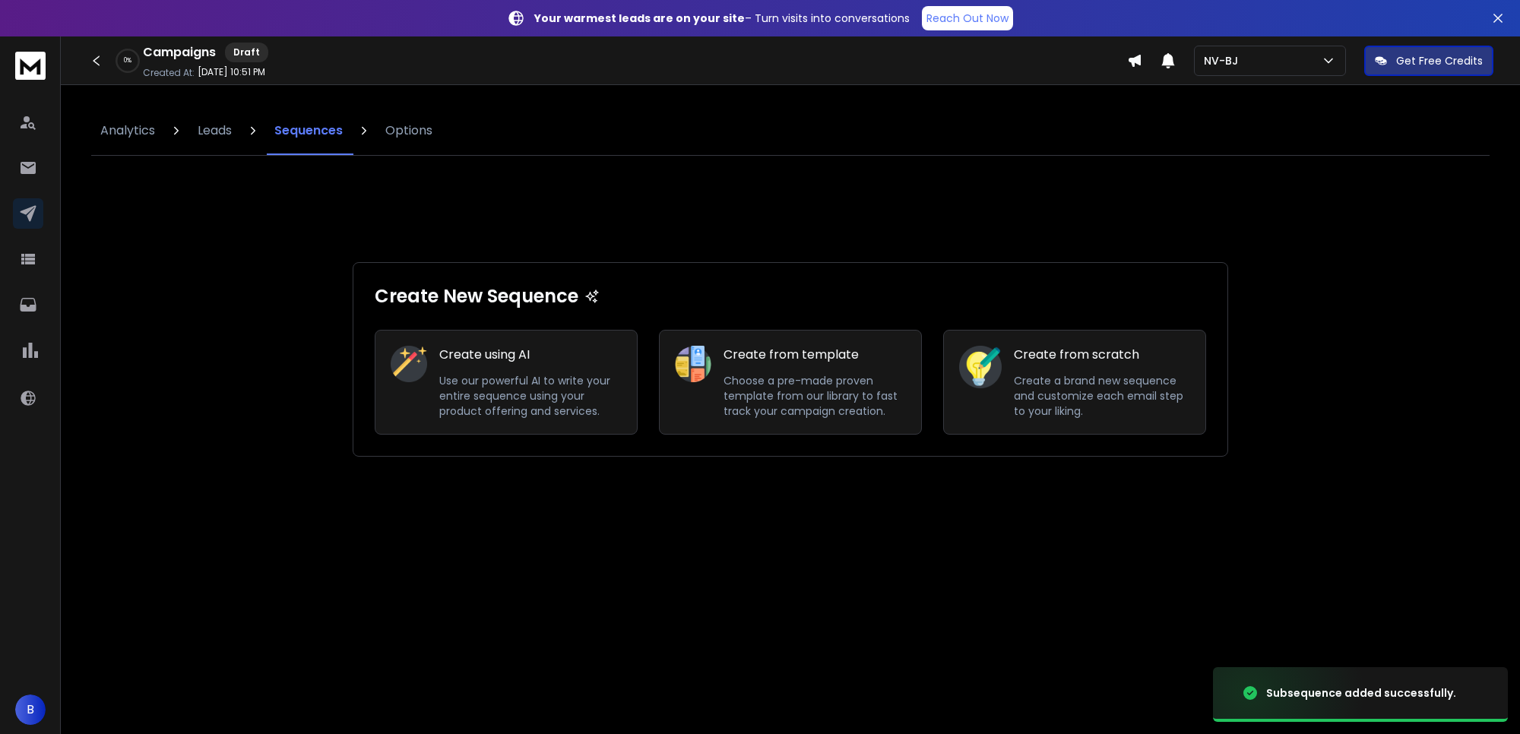
click at [1108, 386] on p "Create a brand new sequence and customize each email step to your liking." at bounding box center [1102, 396] width 176 height 46
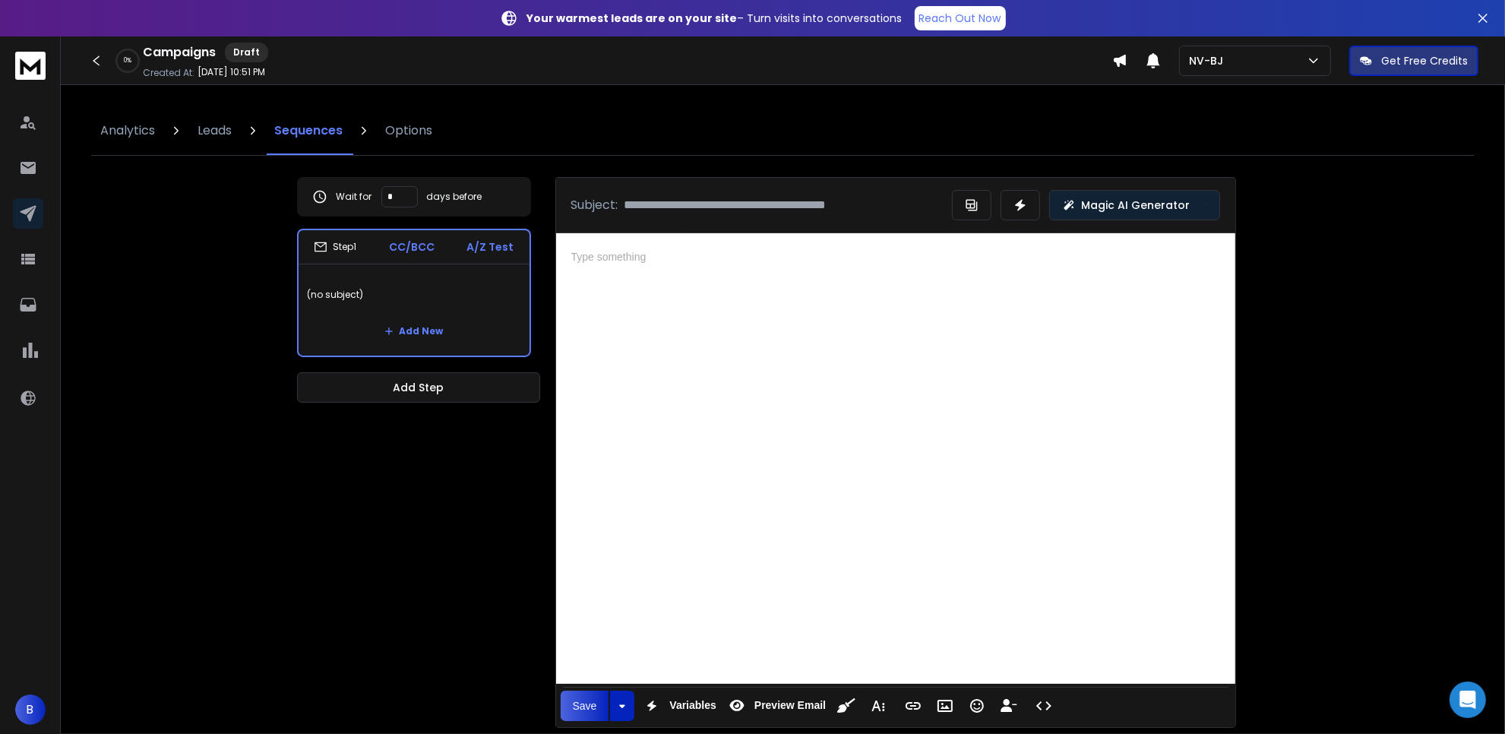
click at [1103, 206] on p "Magic AI Generator" at bounding box center [1136, 205] width 109 height 15
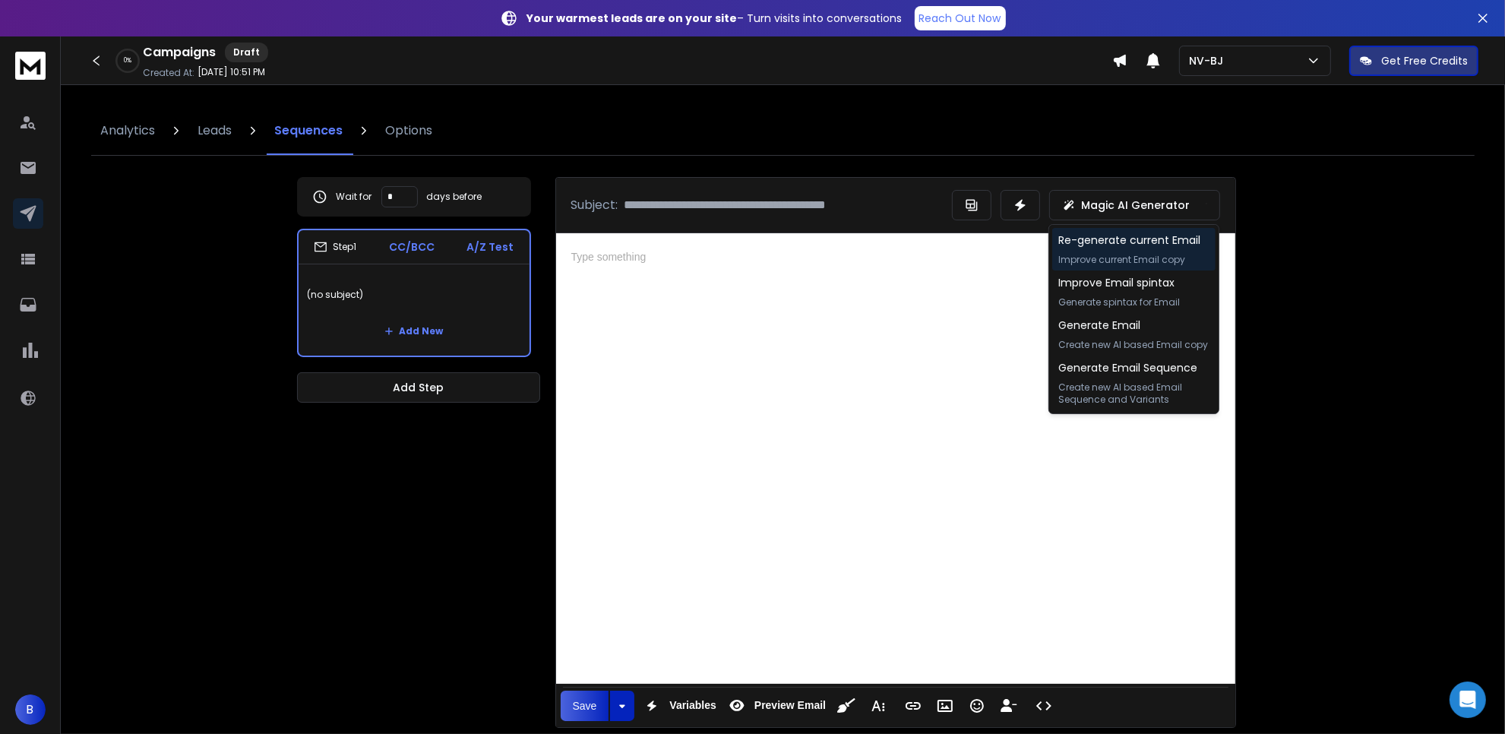
click at [983, 356] on div at bounding box center [895, 453] width 679 height 441
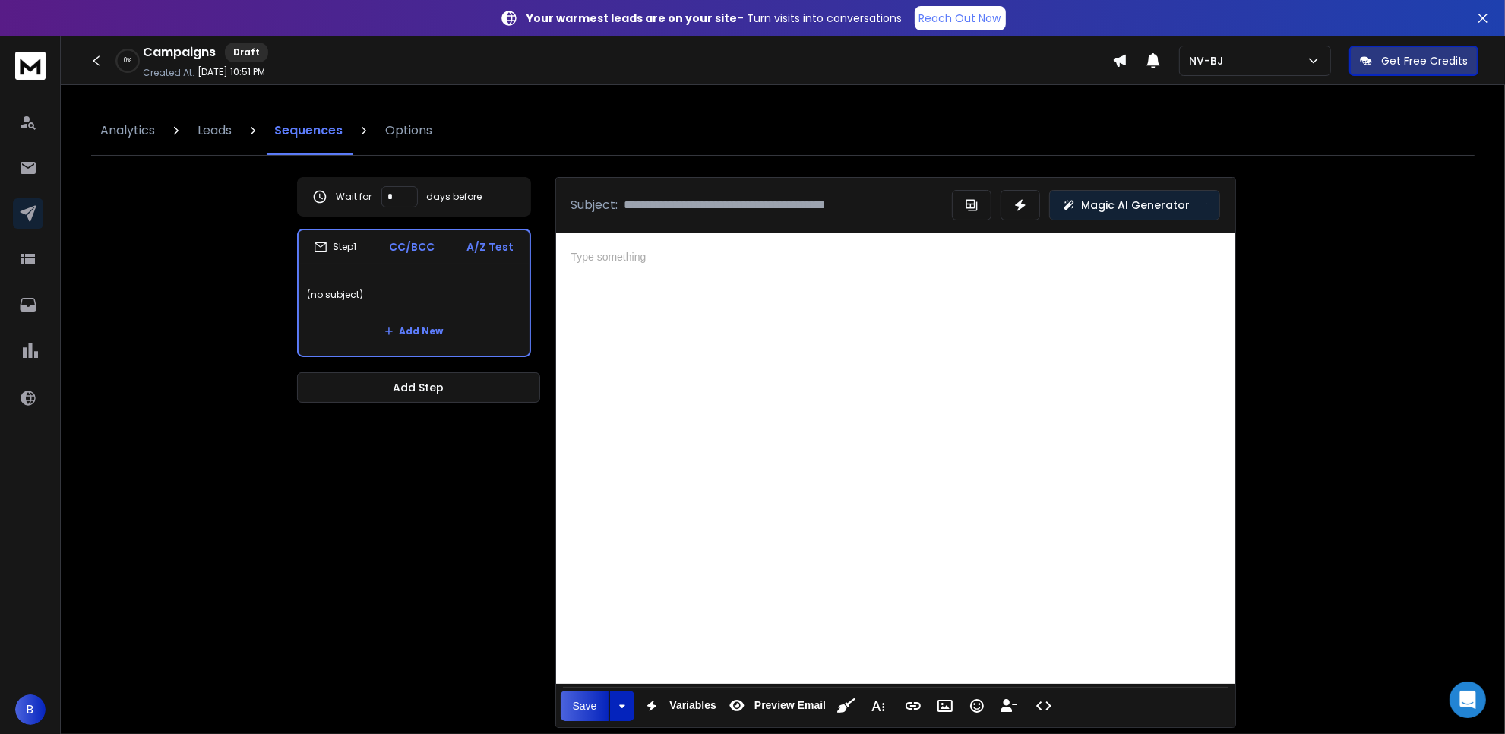
click at [1123, 210] on p "Magic AI Generator" at bounding box center [1136, 205] width 109 height 15
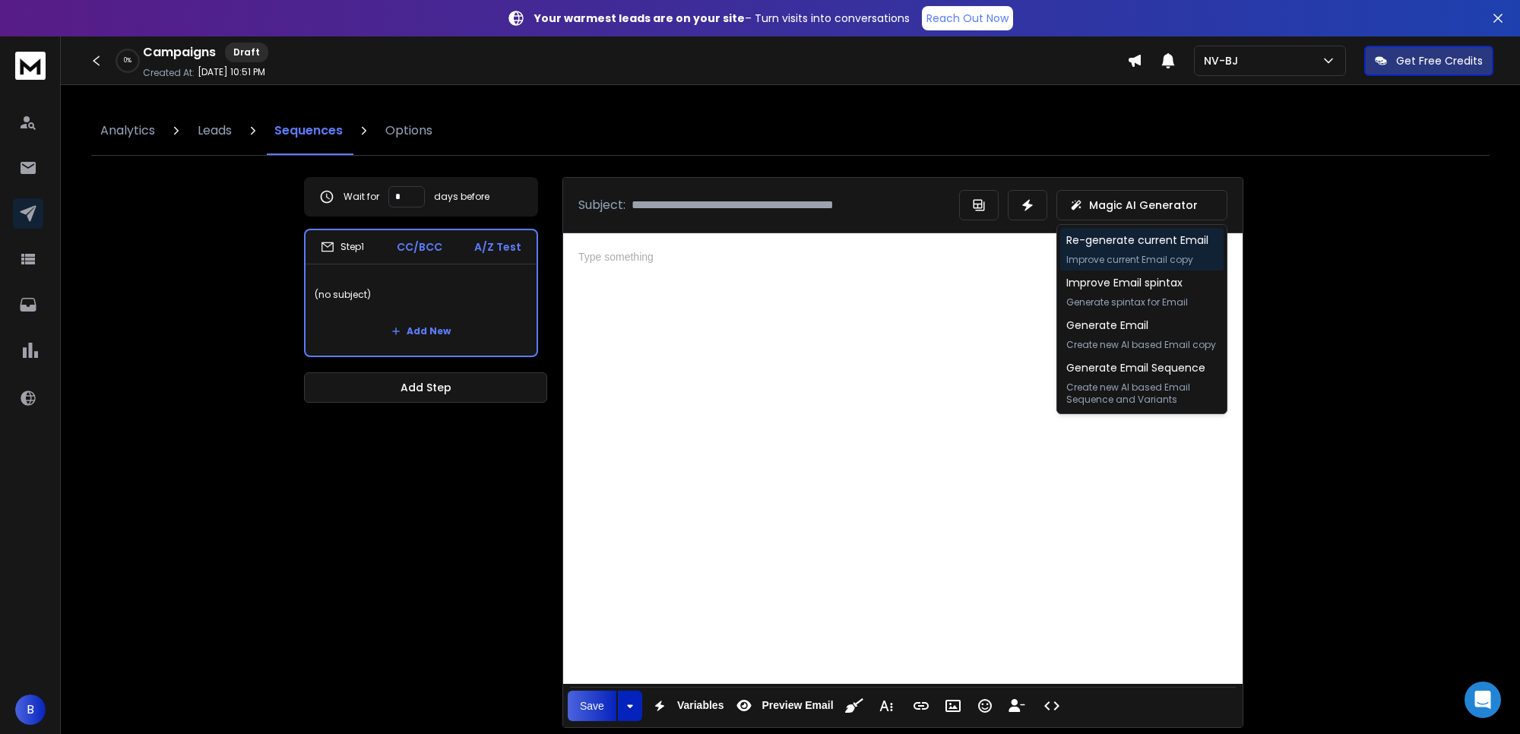
click at [1116, 249] on div "Re-generate current Email Improve current Email copy" at bounding box center [1137, 249] width 142 height 33
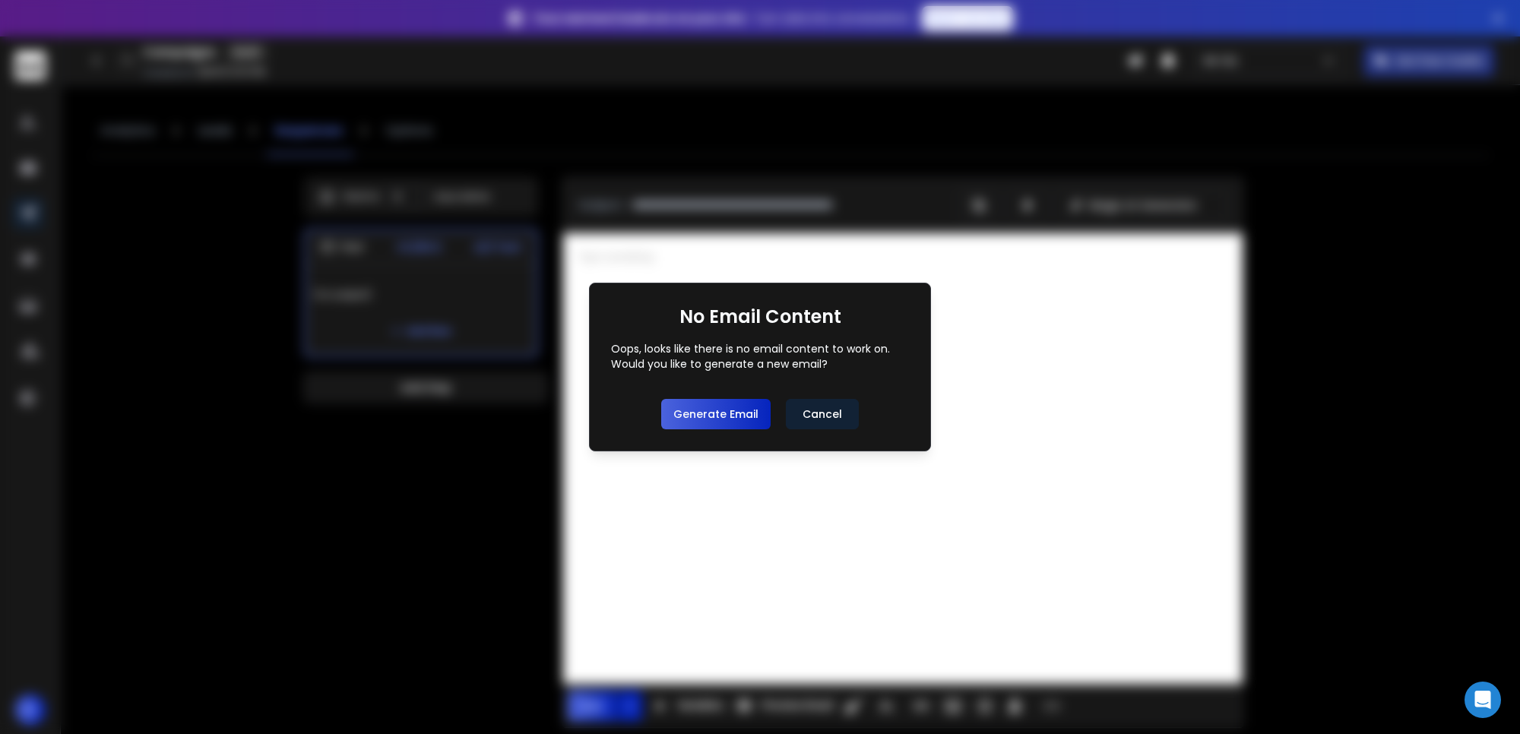
click at [734, 414] on button "Generate Email" at bounding box center [715, 414] width 109 height 30
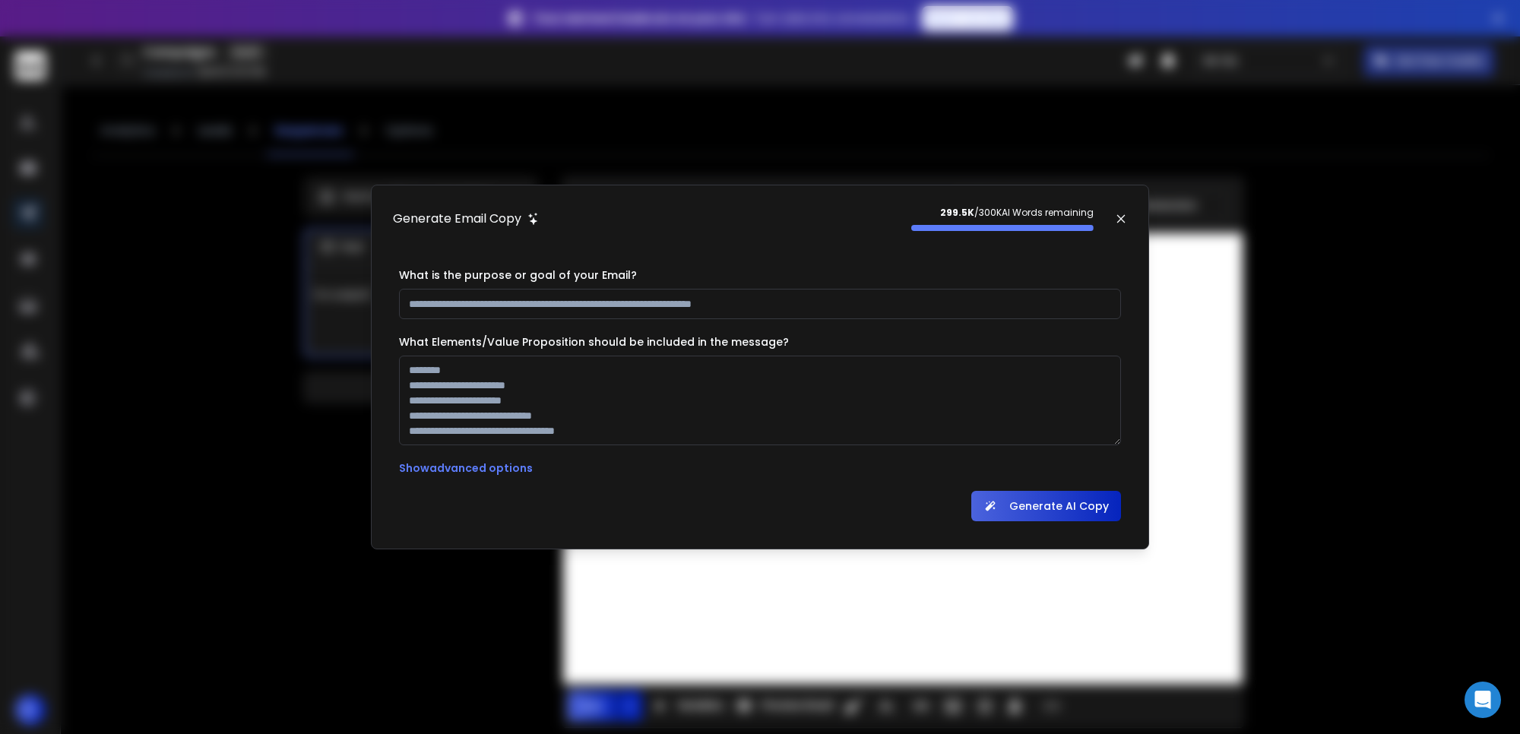
click at [1125, 217] on icon at bounding box center [1121, 219] width 12 height 12
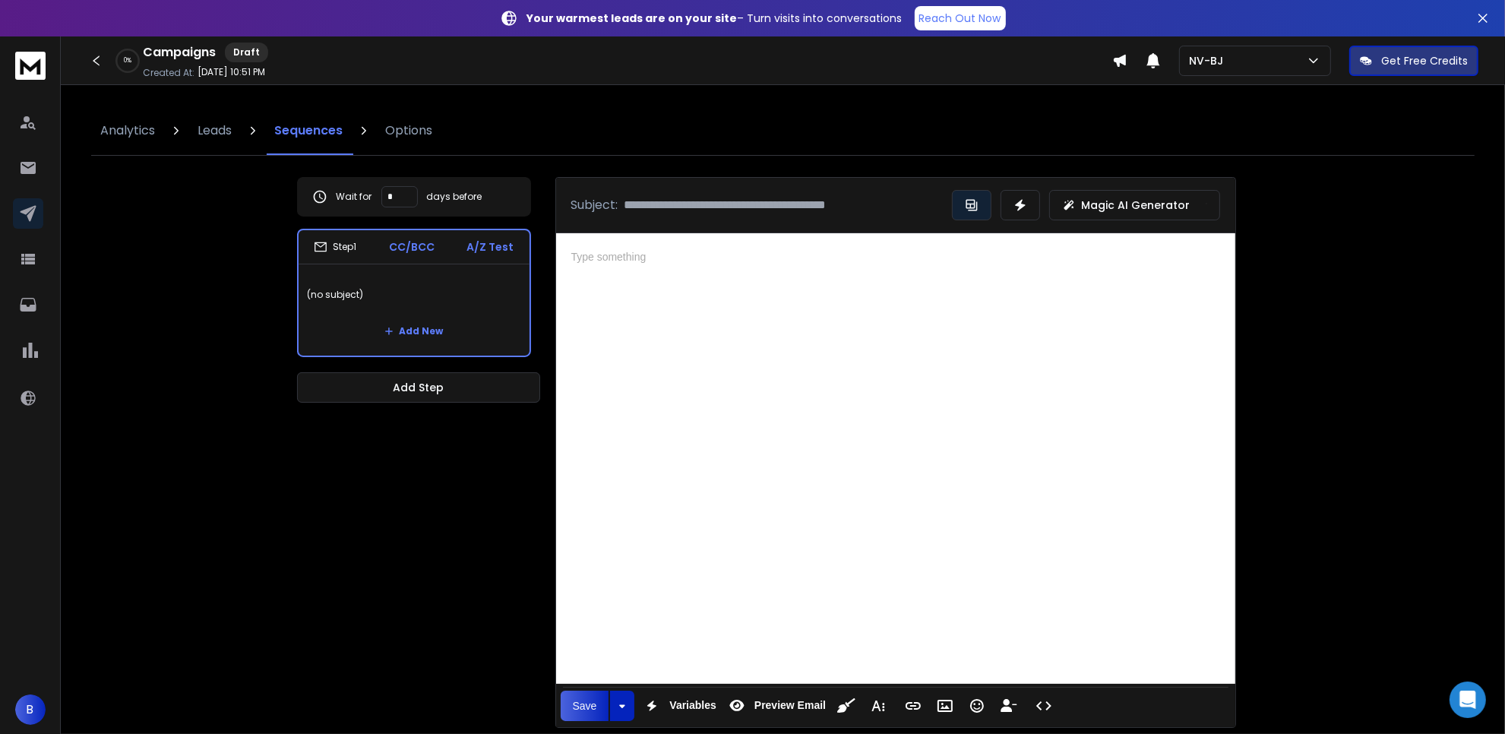
click at [984, 204] on button at bounding box center [972, 205] width 40 height 30
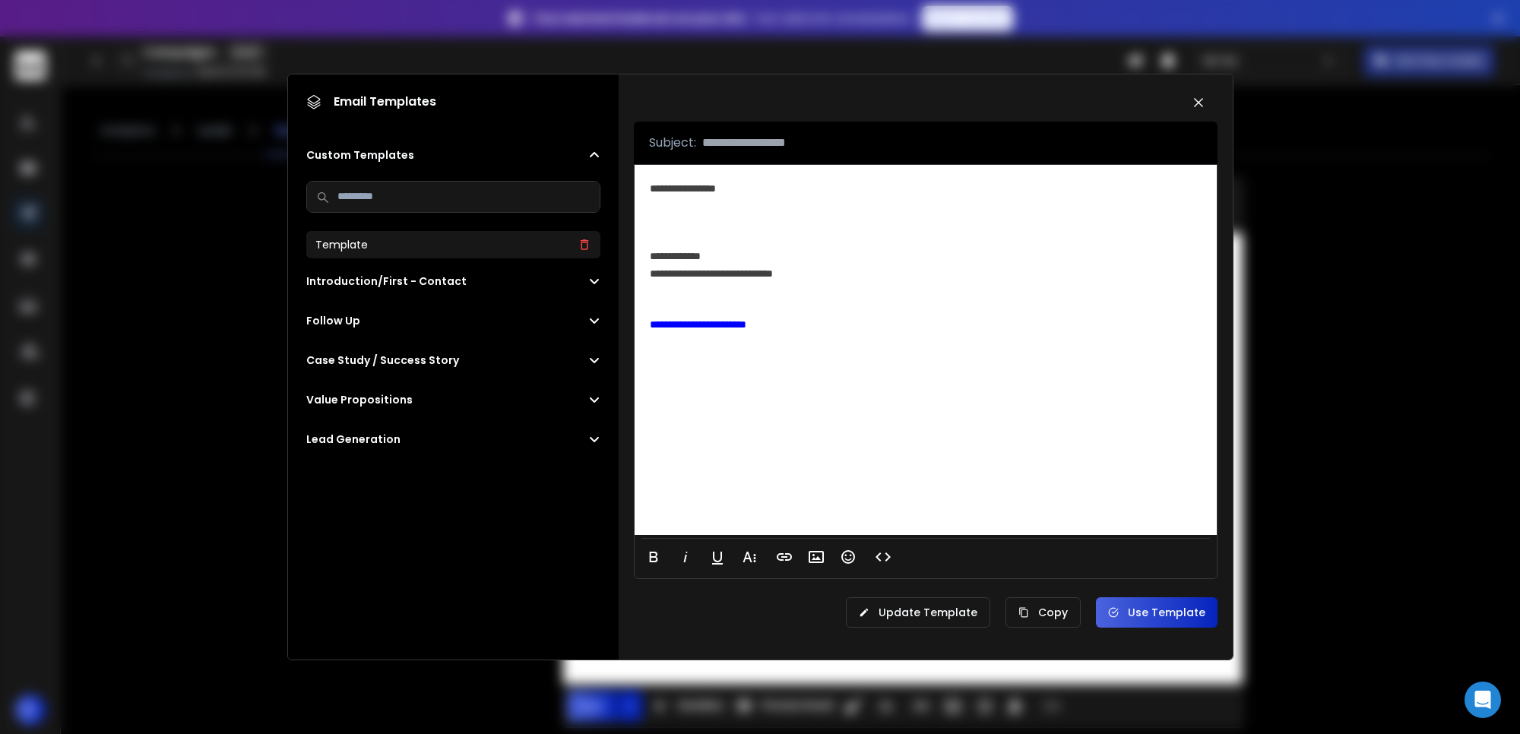
click at [692, 221] on div at bounding box center [926, 222] width 552 height 17
click at [1172, 609] on button "Use Template" at bounding box center [1157, 612] width 122 height 30
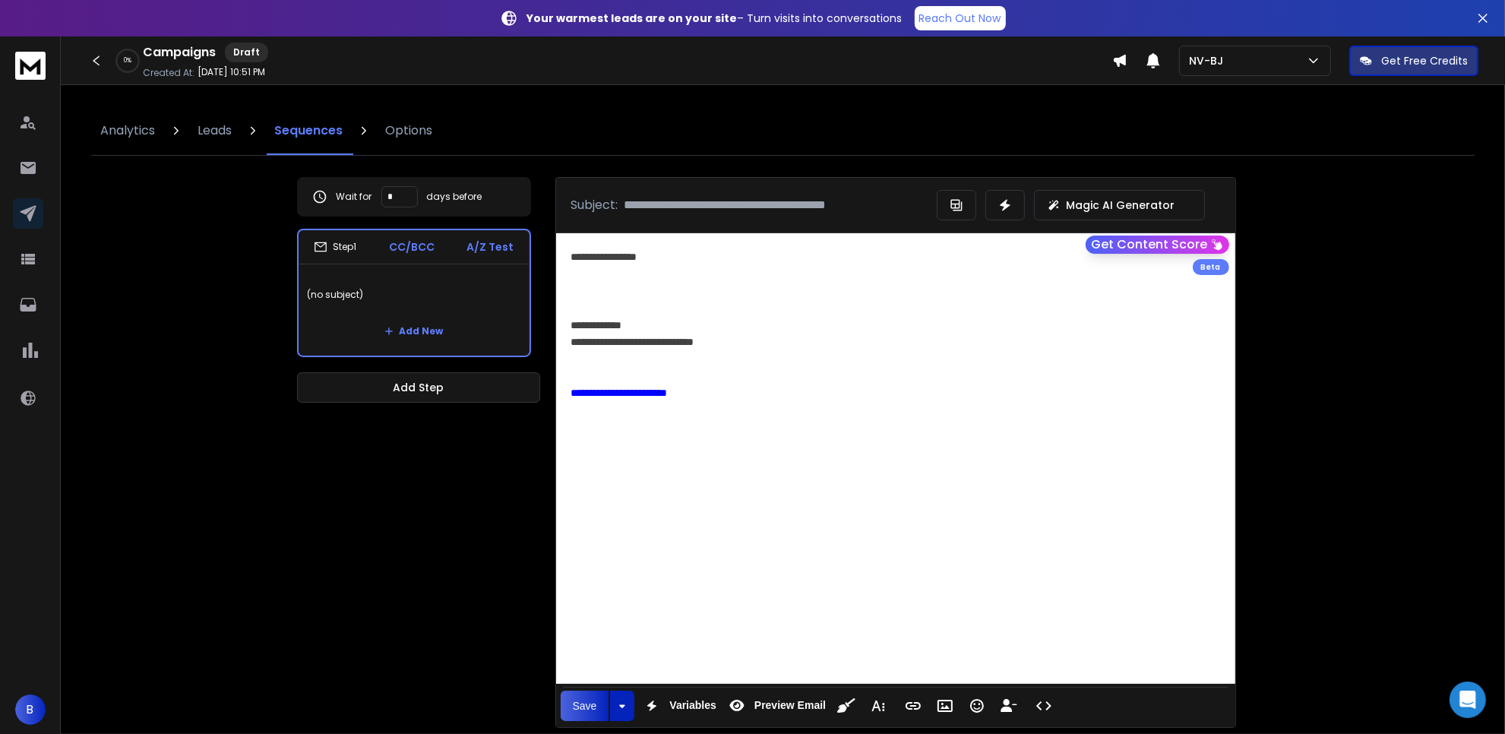
click at [627, 286] on div at bounding box center [895, 291] width 649 height 17
click at [741, 346] on div "**********" at bounding box center [895, 342] width 648 height 17
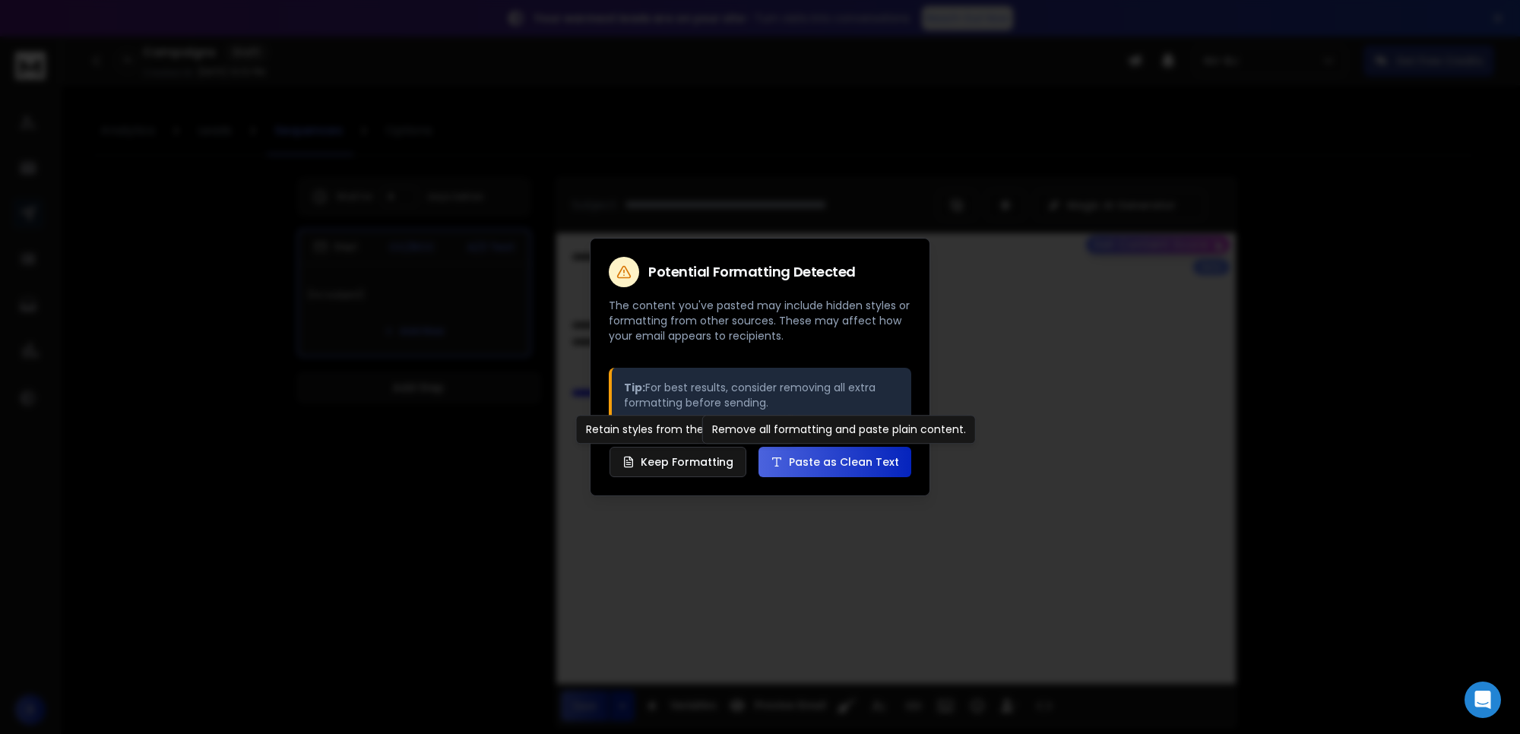
click at [864, 456] on button "Paste as Clean Text" at bounding box center [834, 462] width 153 height 30
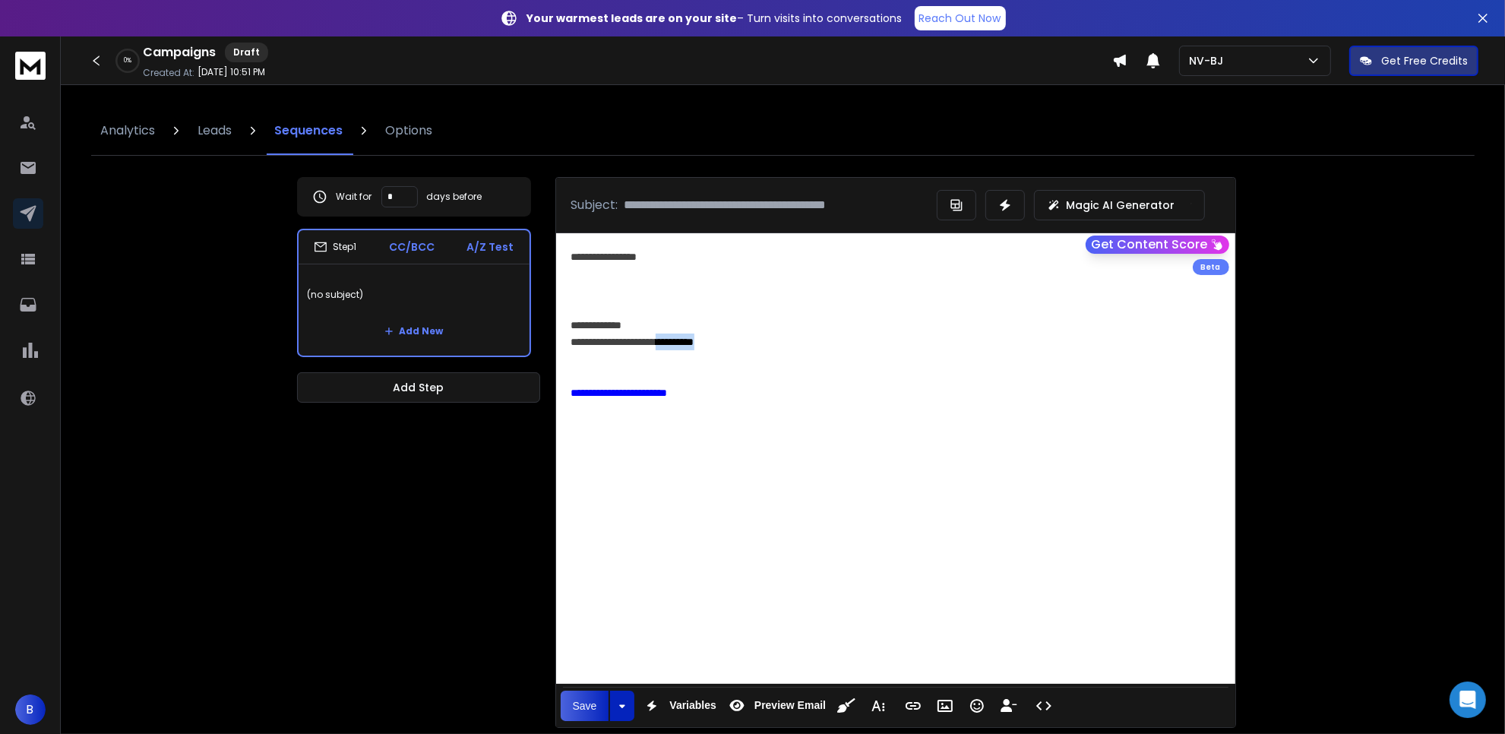
drag, startPoint x: 675, startPoint y: 338, endPoint x: 733, endPoint y: 334, distance: 58.6
click at [733, 334] on div "**********" at bounding box center [895, 342] width 648 height 17
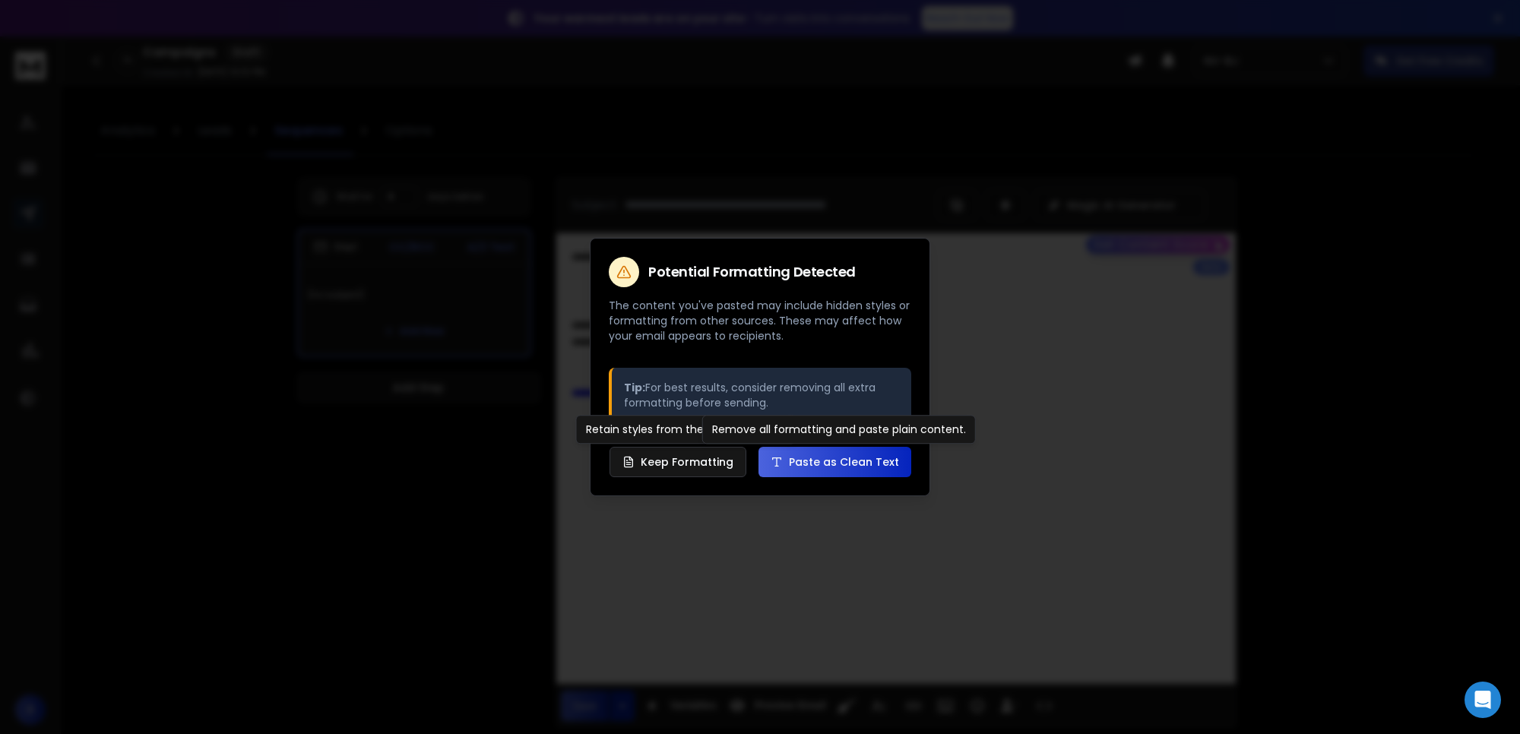
click at [809, 452] on button "Paste as Clean Text" at bounding box center [834, 462] width 153 height 30
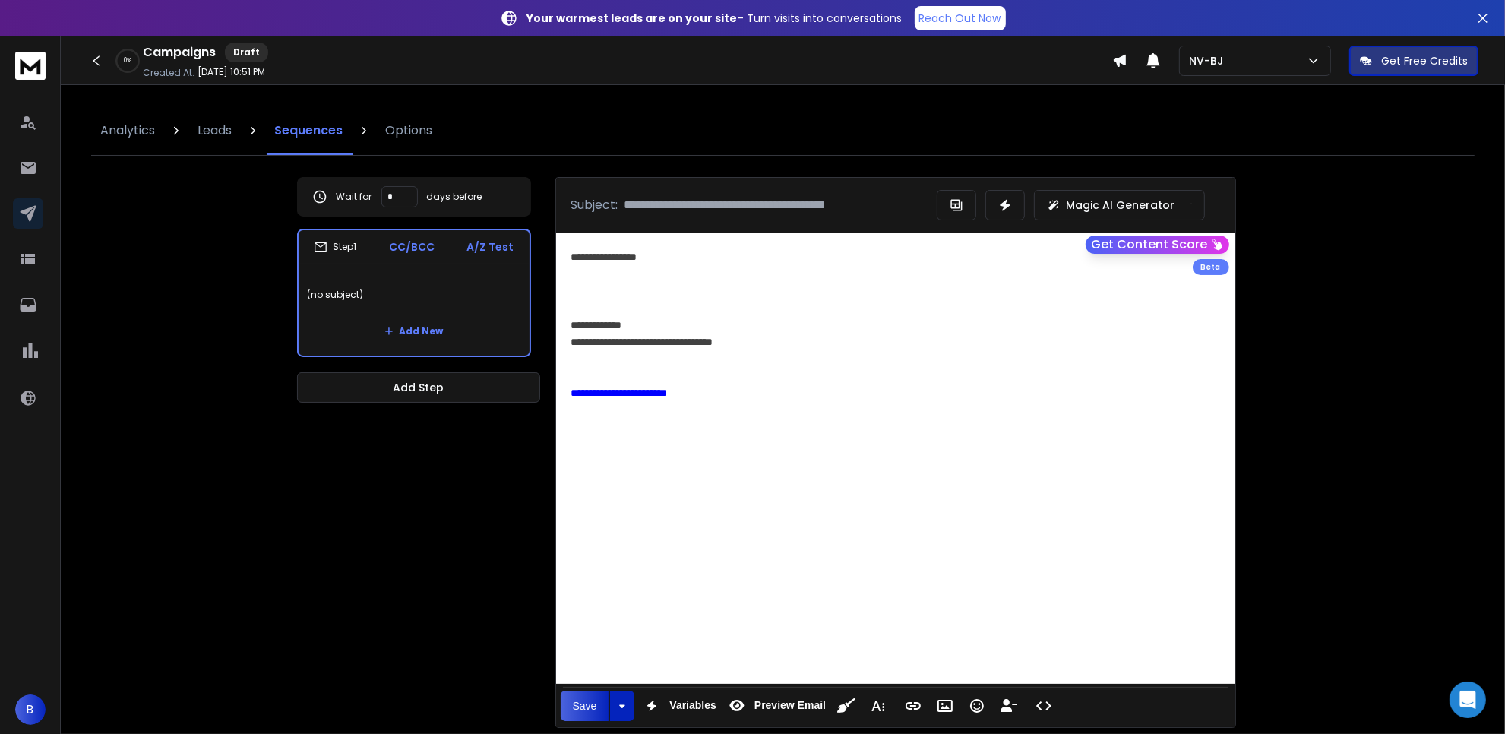
click at [399, 204] on input "*" at bounding box center [399, 196] width 36 height 21
click at [412, 301] on p "(no subject)" at bounding box center [414, 295] width 213 height 43
click at [419, 286] on p "(no subject)" at bounding box center [414, 295] width 213 height 43
click at [416, 300] on p "(no subject)" at bounding box center [414, 295] width 213 height 43
type input "*"
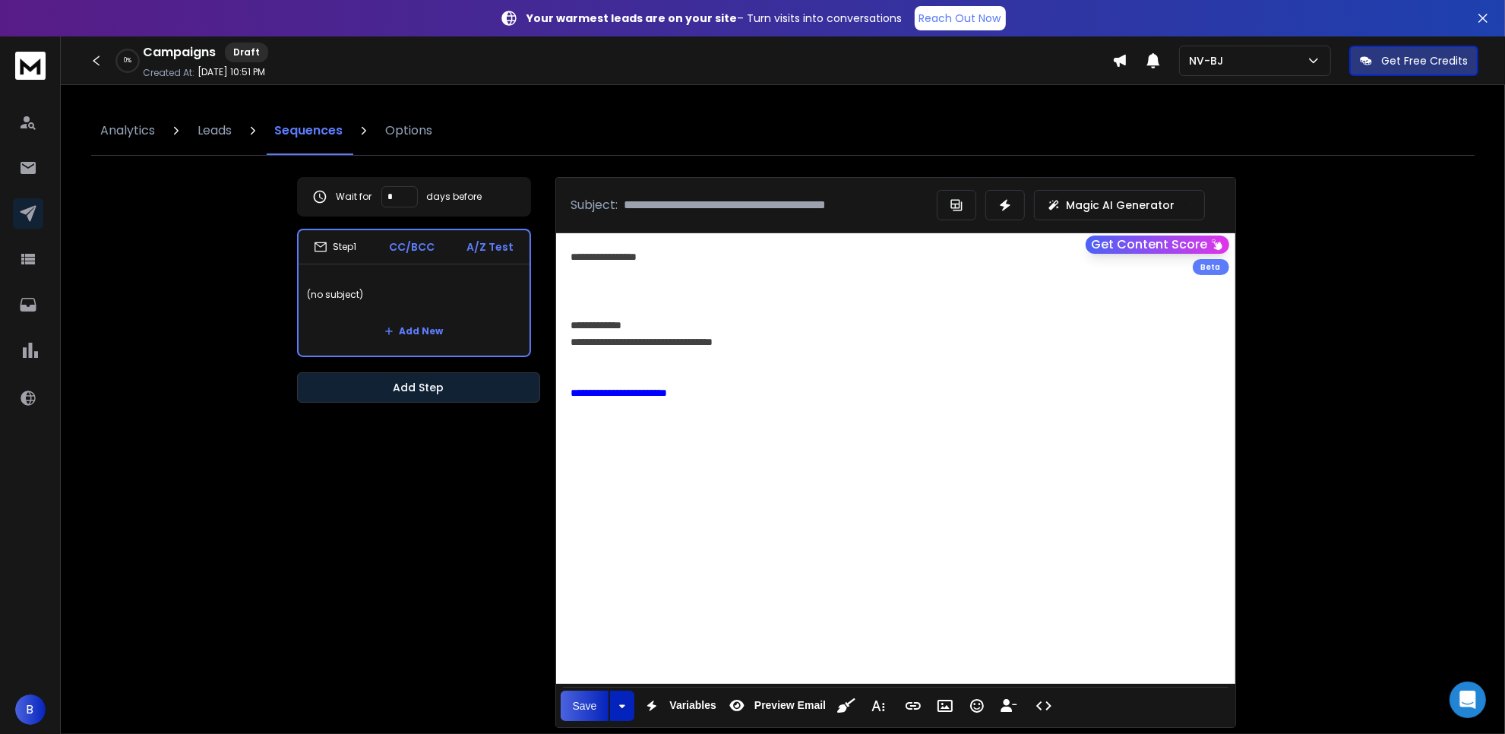
click at [419, 378] on button "Add Step" at bounding box center [418, 387] width 243 height 30
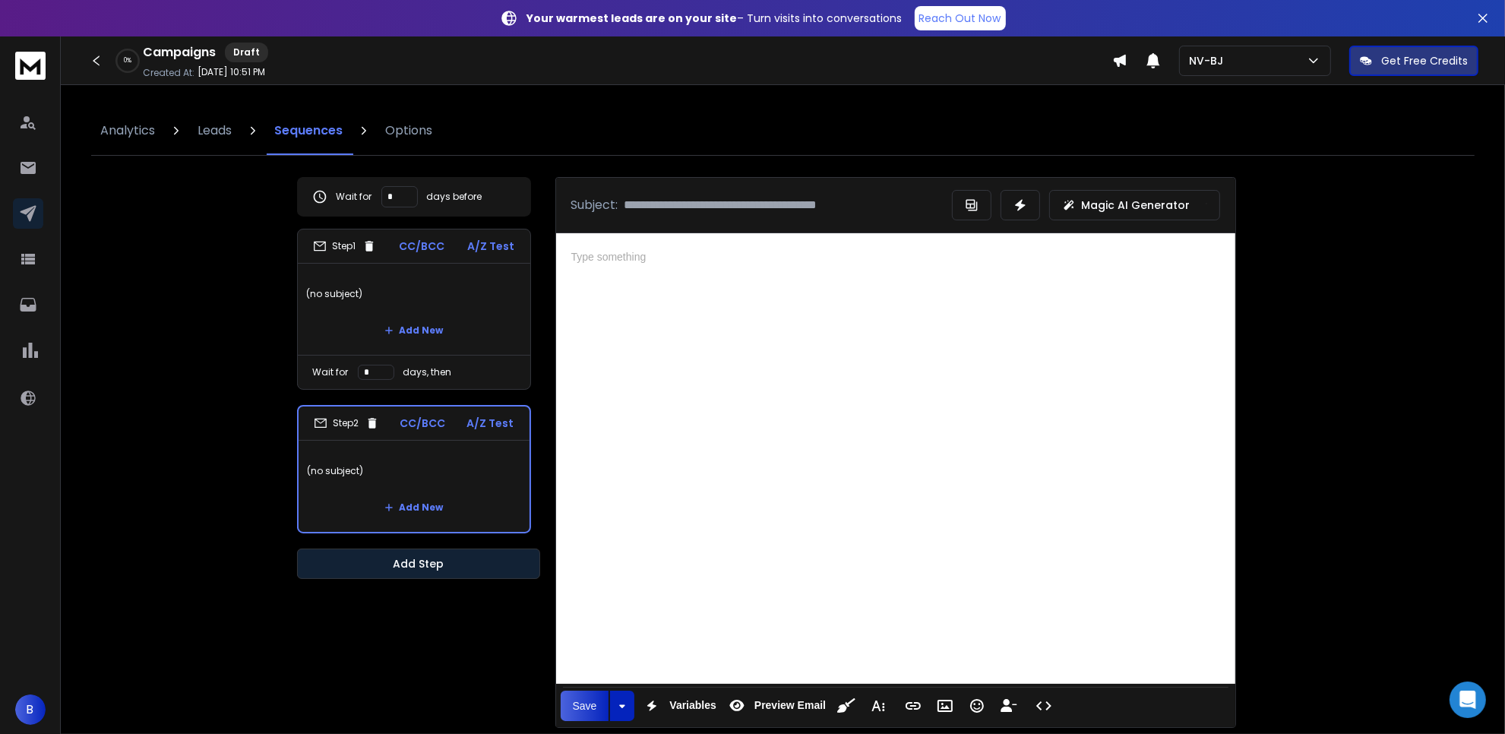
click at [431, 564] on button "Add Step" at bounding box center [418, 564] width 243 height 30
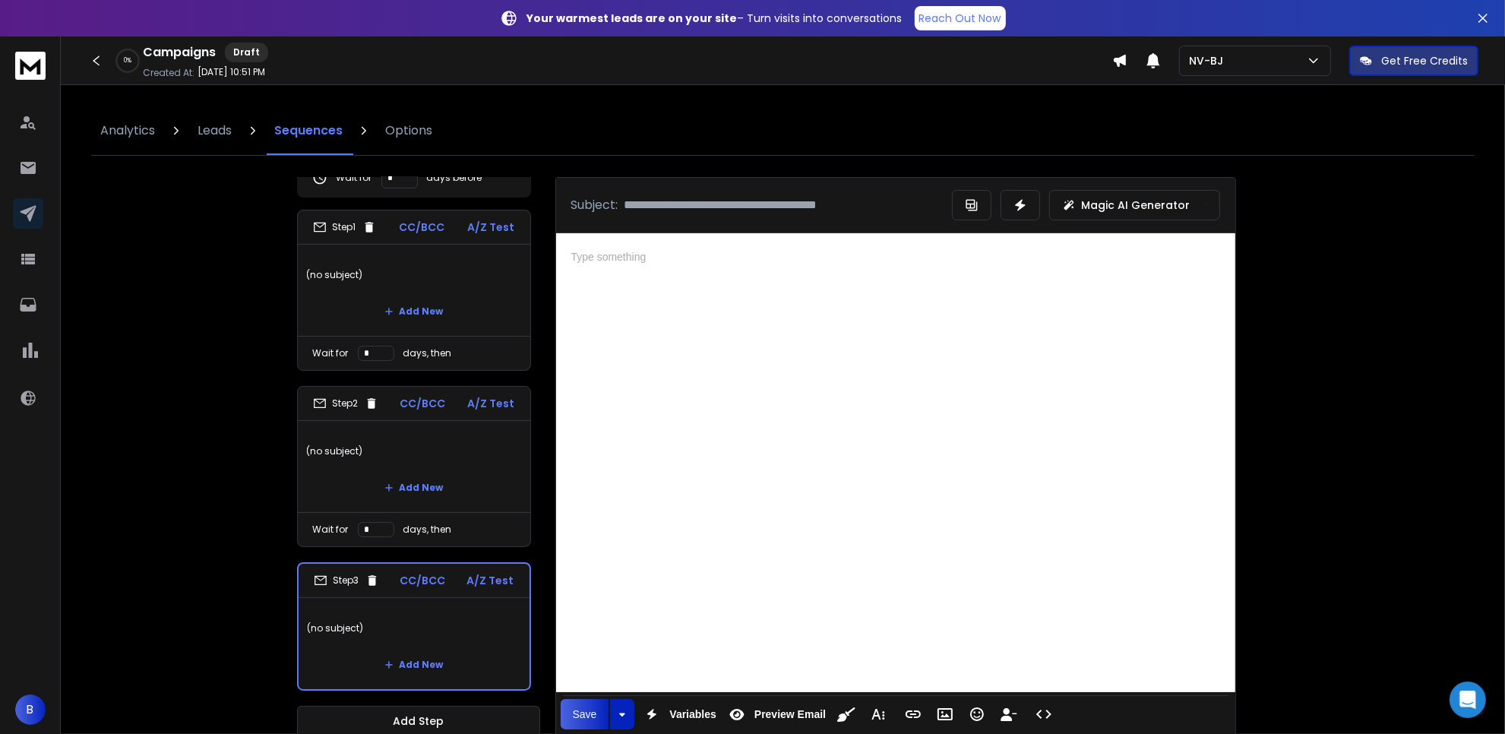
scroll to position [29, 0]
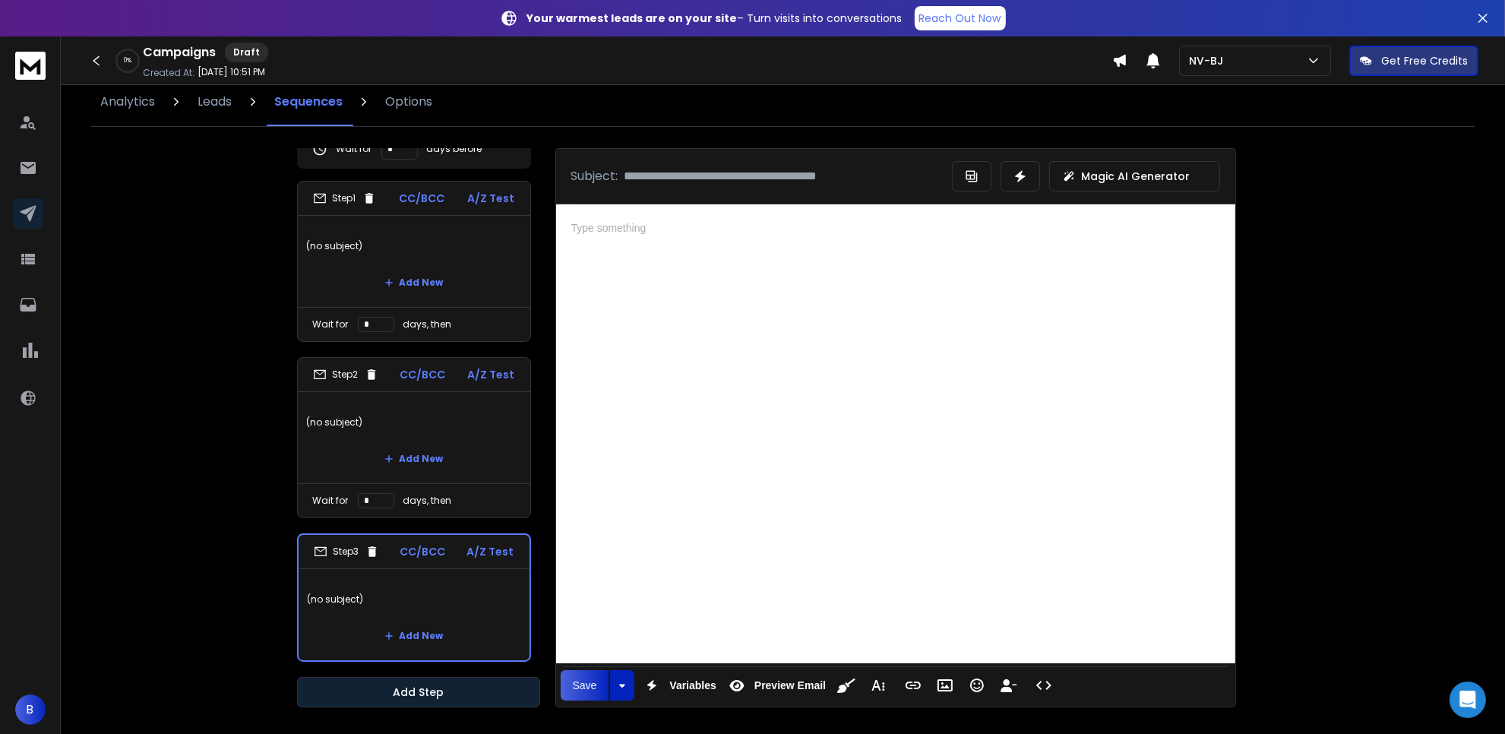
click at [432, 694] on button "Add Step" at bounding box center [418, 692] width 243 height 30
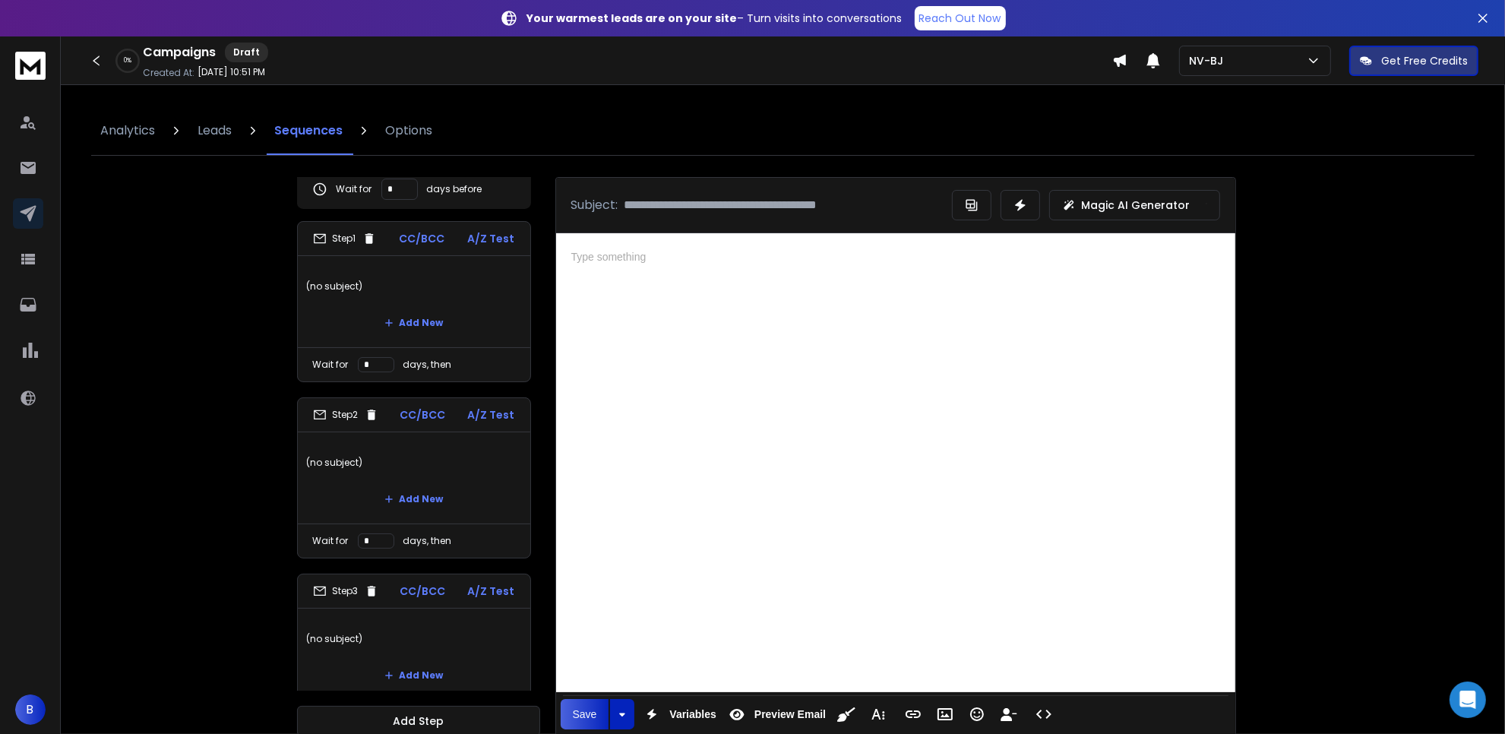
scroll to position [0, 0]
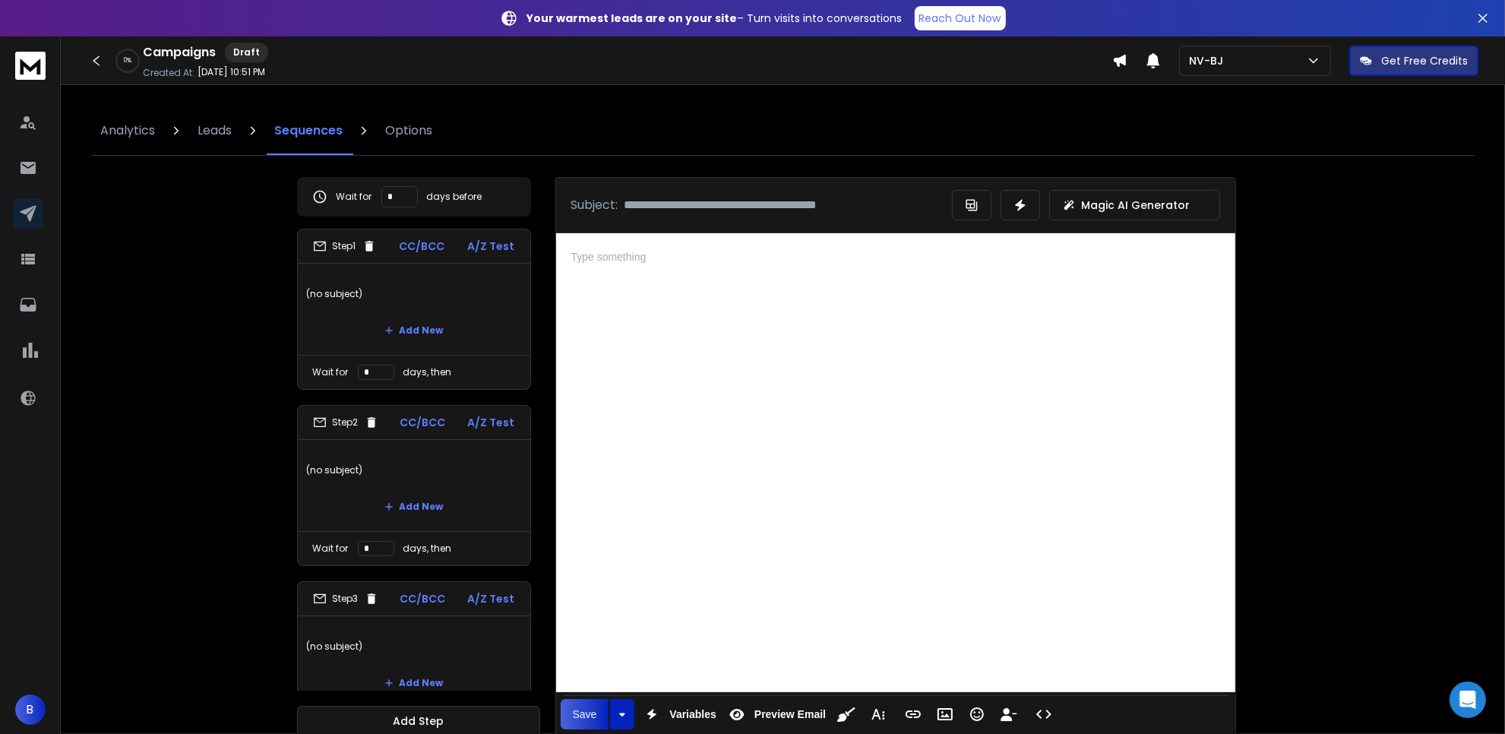
click at [381, 378] on input "*" at bounding box center [376, 372] width 36 height 15
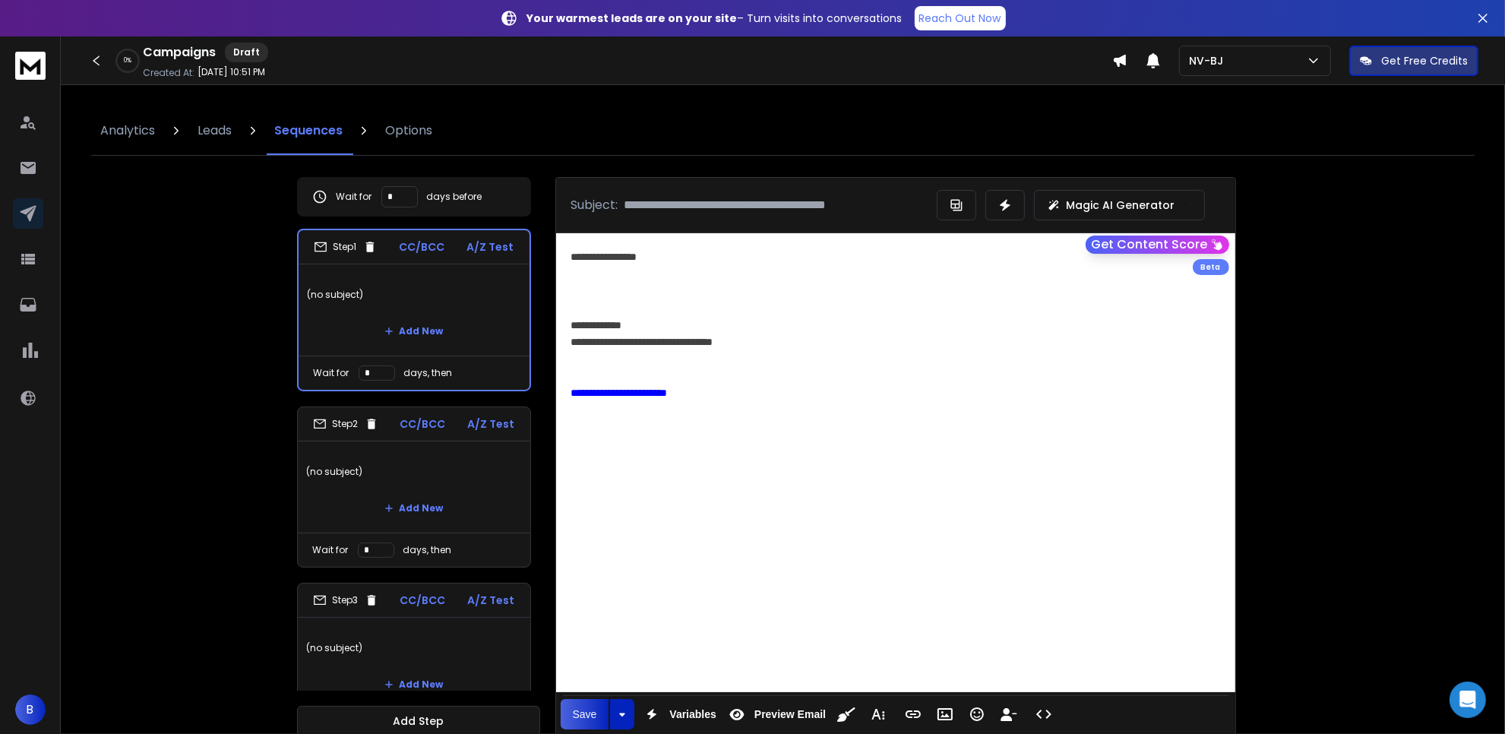
click at [378, 559] on div "Wait for * days, then" at bounding box center [414, 550] width 233 height 34
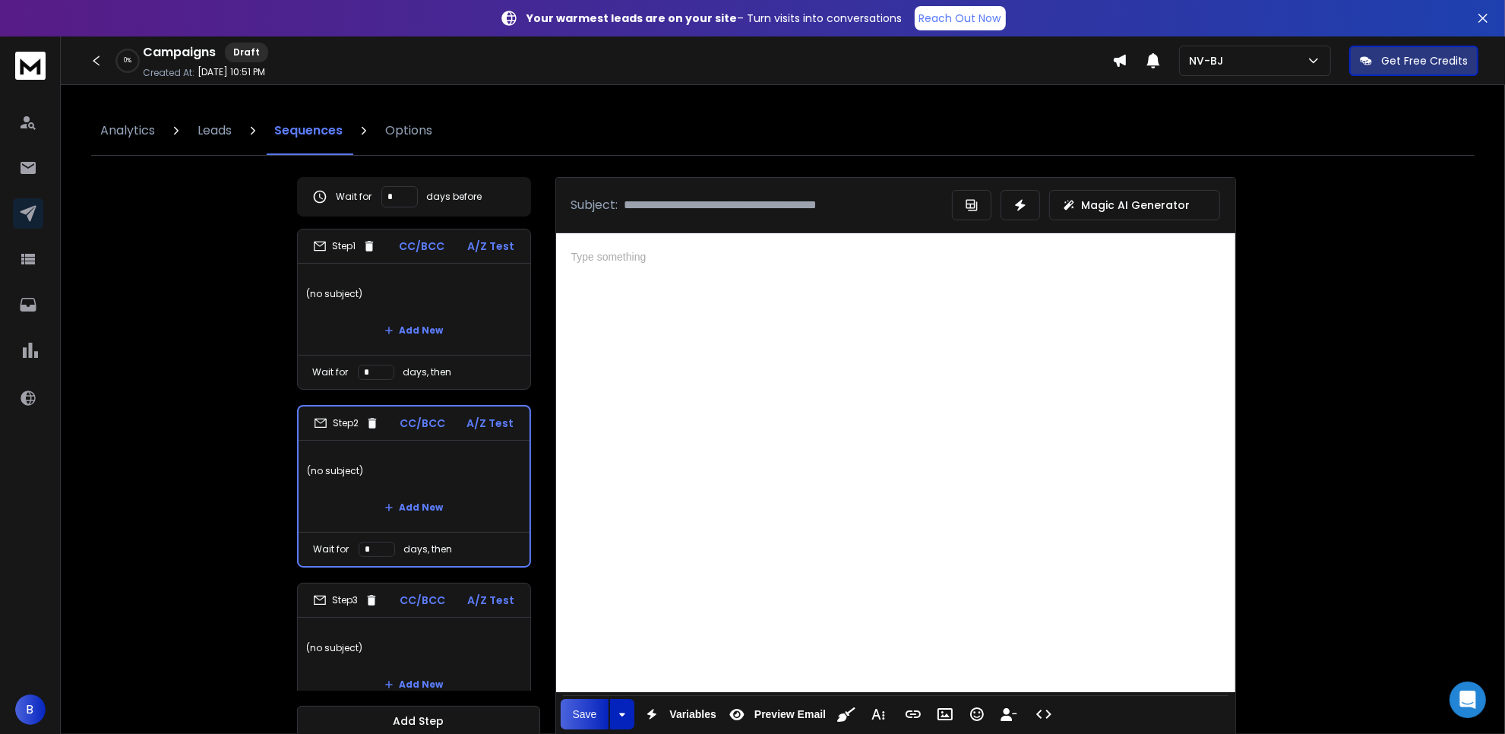
type input "*"
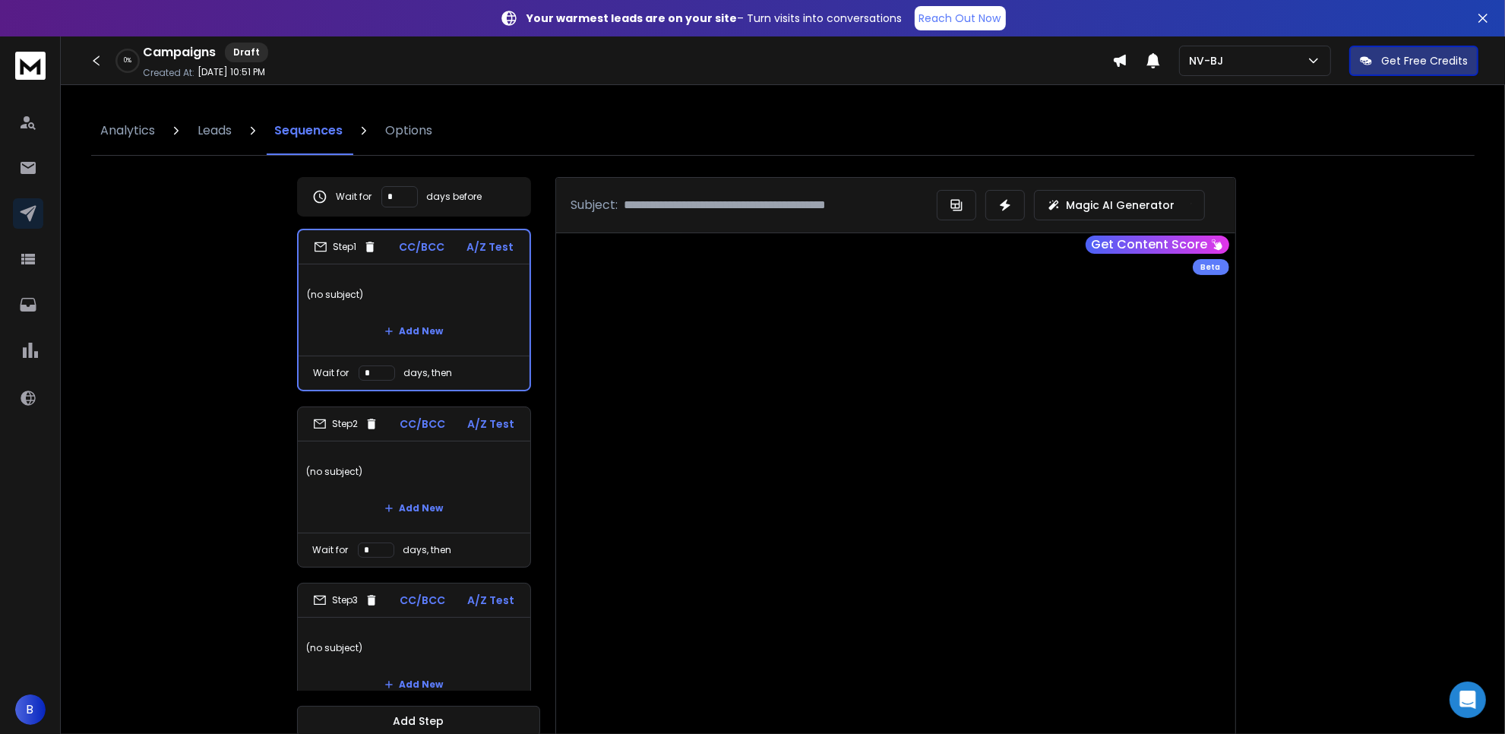
click at [378, 551] on input "*" at bounding box center [376, 550] width 36 height 15
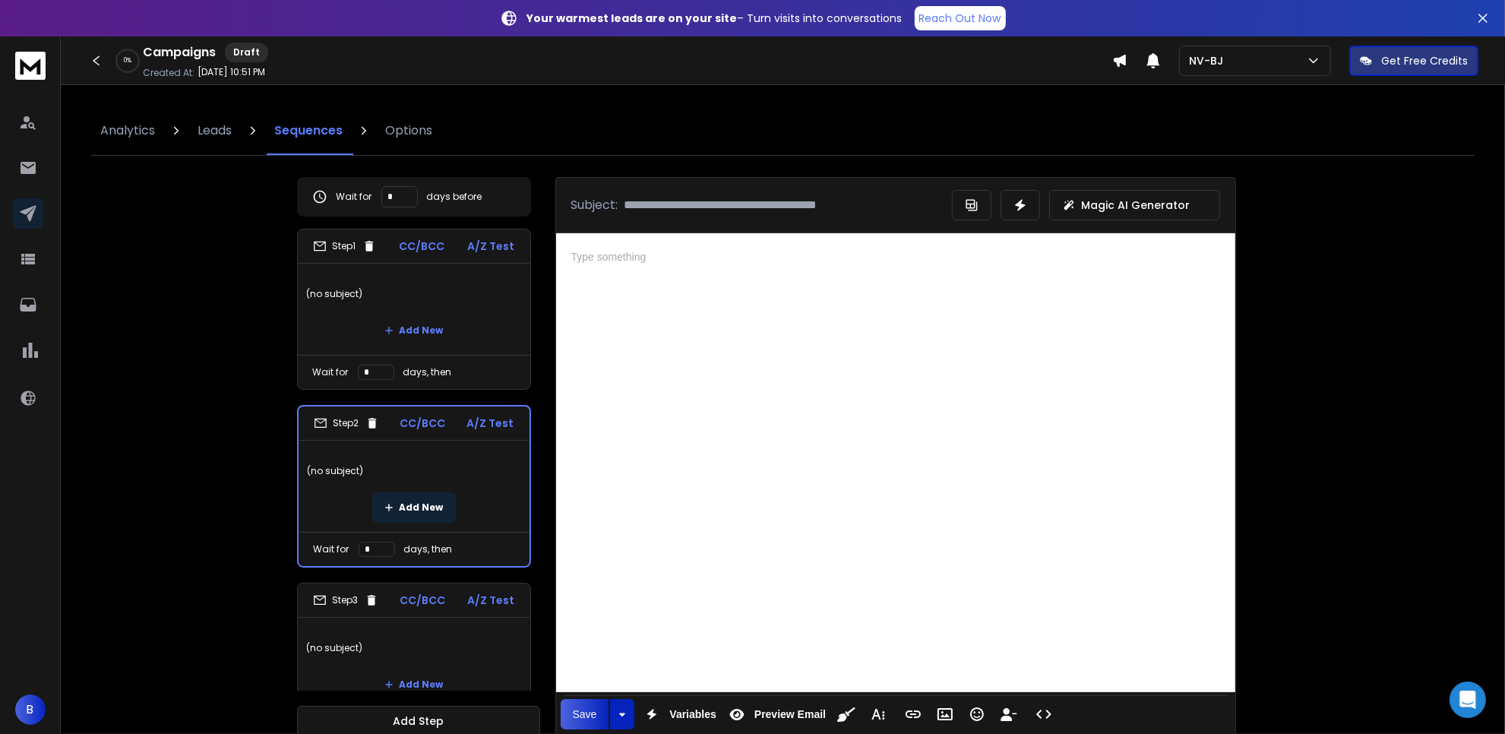
scroll to position [190, 0]
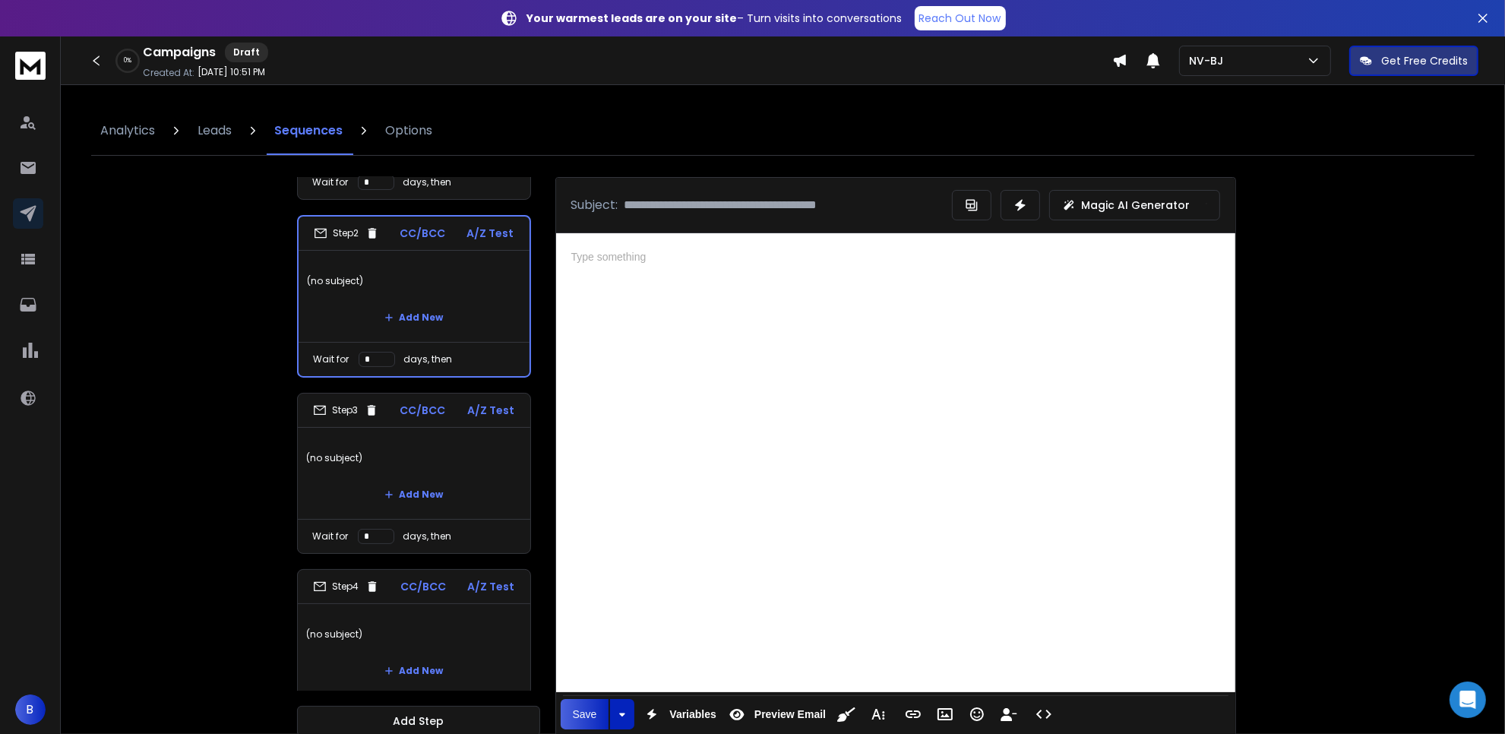
type input "*"
click at [384, 536] on input "*" at bounding box center [376, 536] width 36 height 15
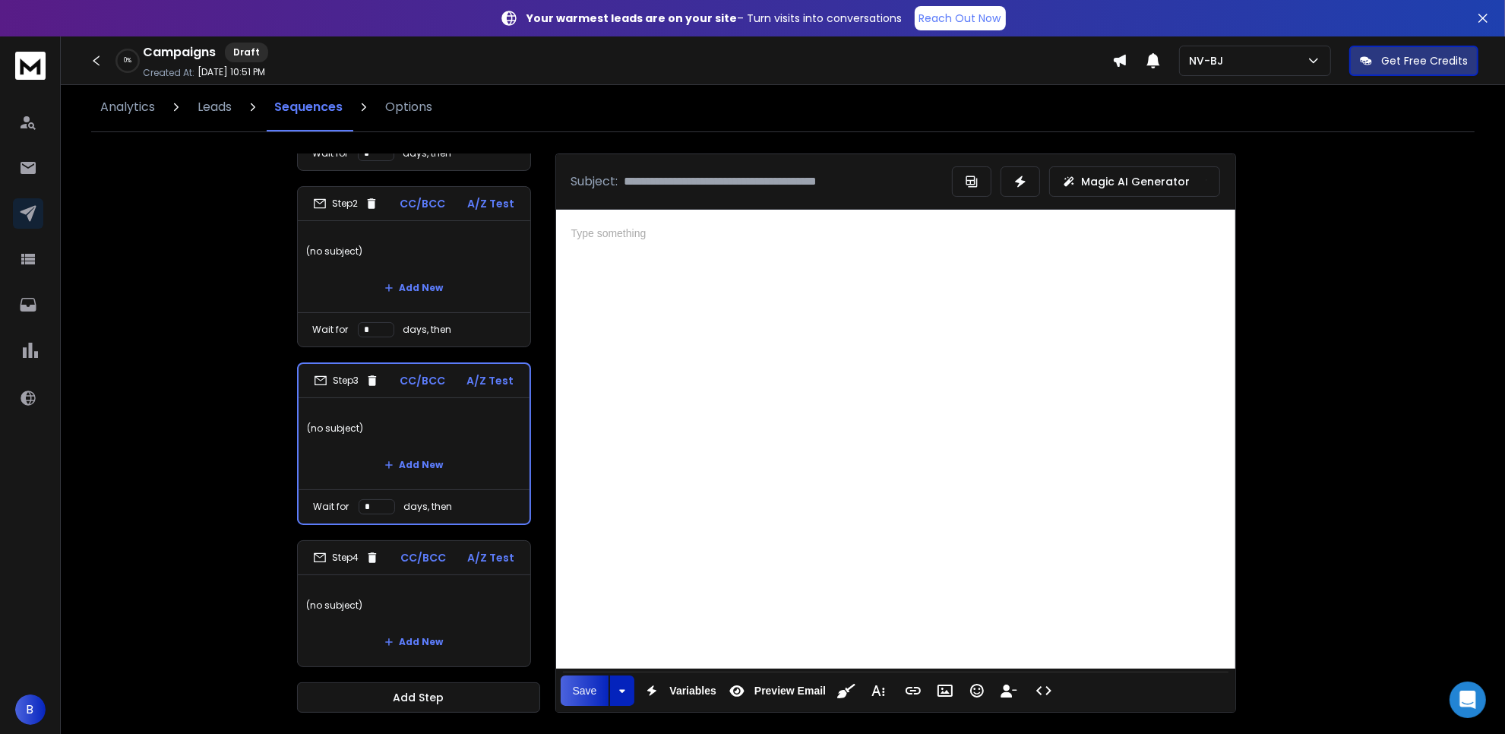
scroll to position [29, 0]
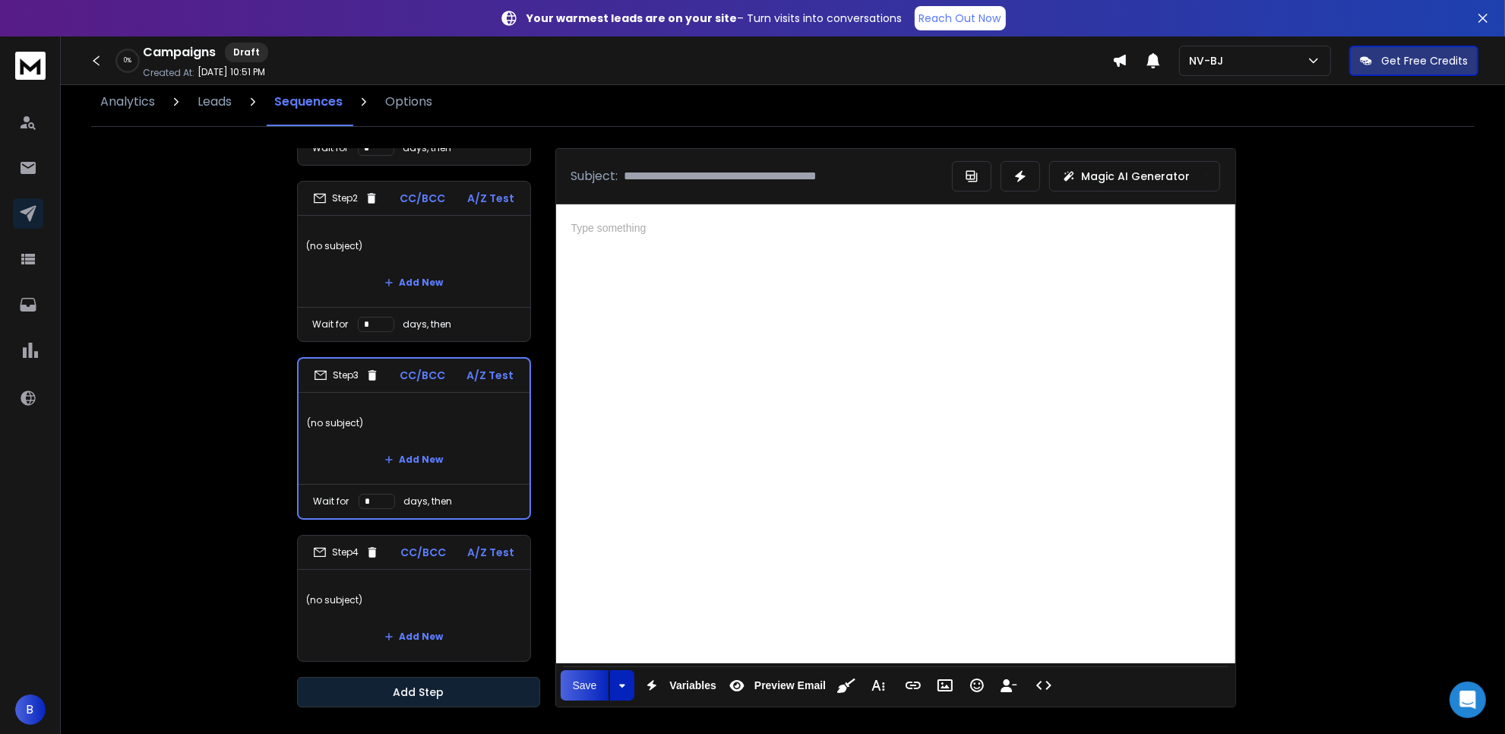
type input "*"
click at [433, 688] on button "Add Step" at bounding box center [418, 692] width 243 height 30
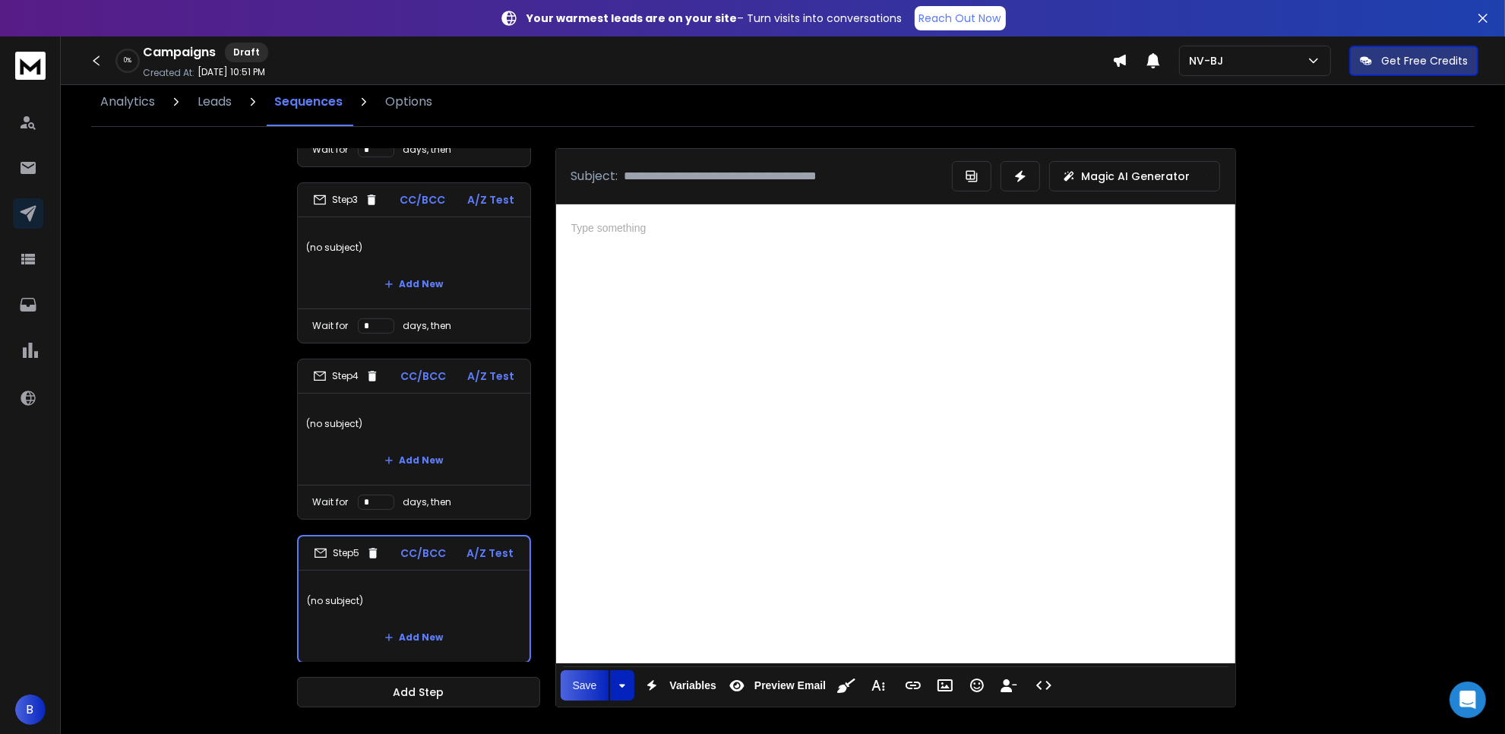
scroll to position [373, 0]
click at [391, 504] on input "*" at bounding box center [376, 500] width 36 height 15
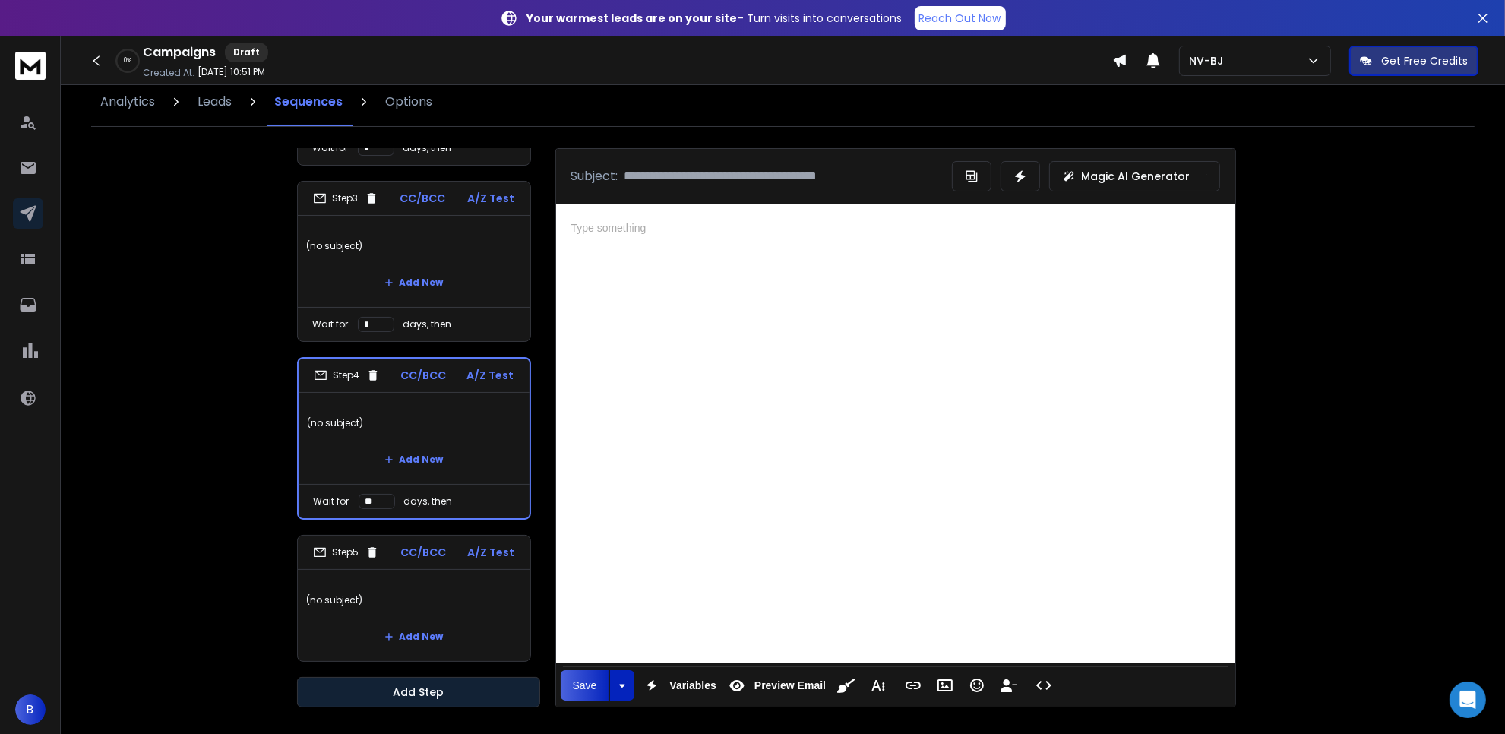
type input "**"
click at [435, 689] on button "Add Step" at bounding box center [418, 692] width 243 height 30
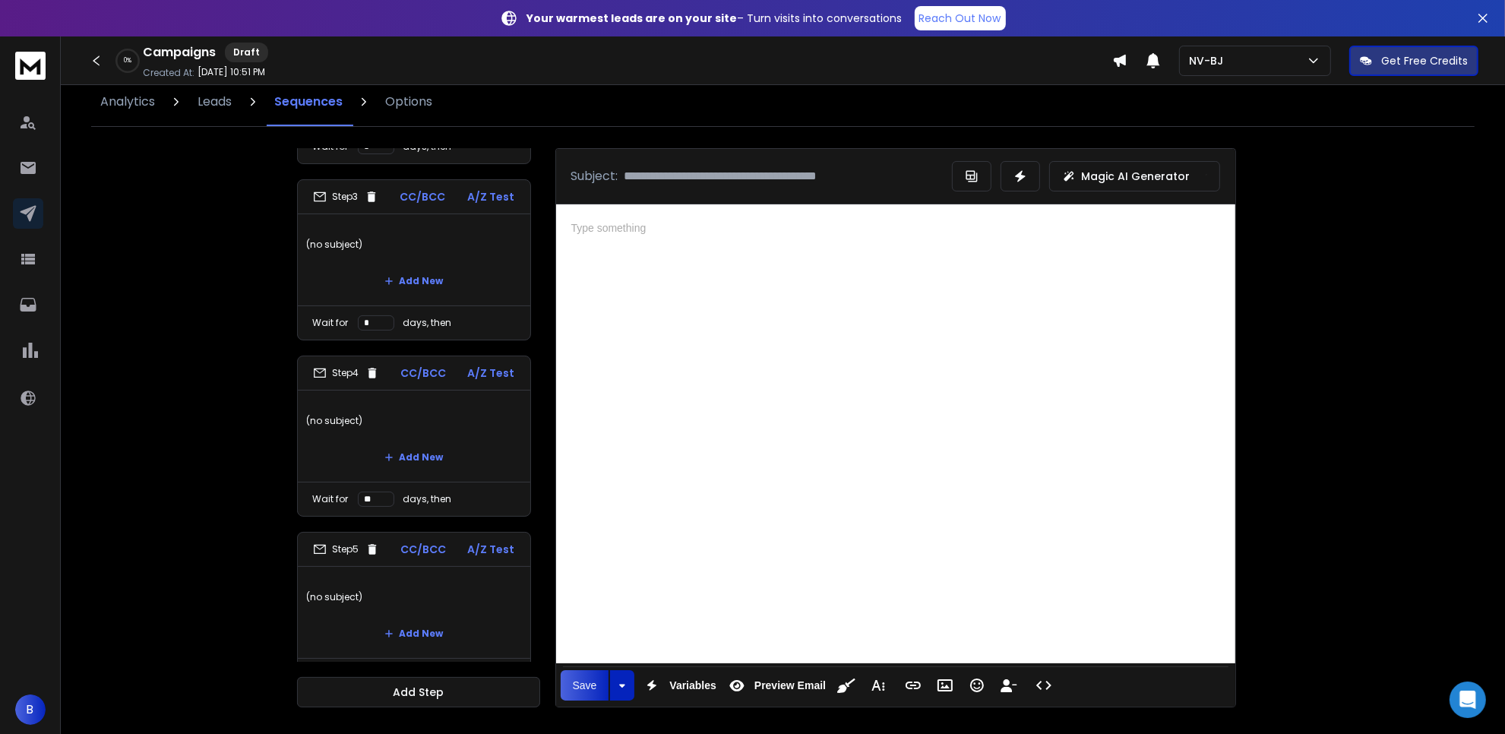
scroll to position [549, 0]
click at [381, 505] on input "*" at bounding box center [376, 500] width 36 height 15
type input "*"
type input "**"
click at [803, 494] on div at bounding box center [895, 424] width 679 height 441
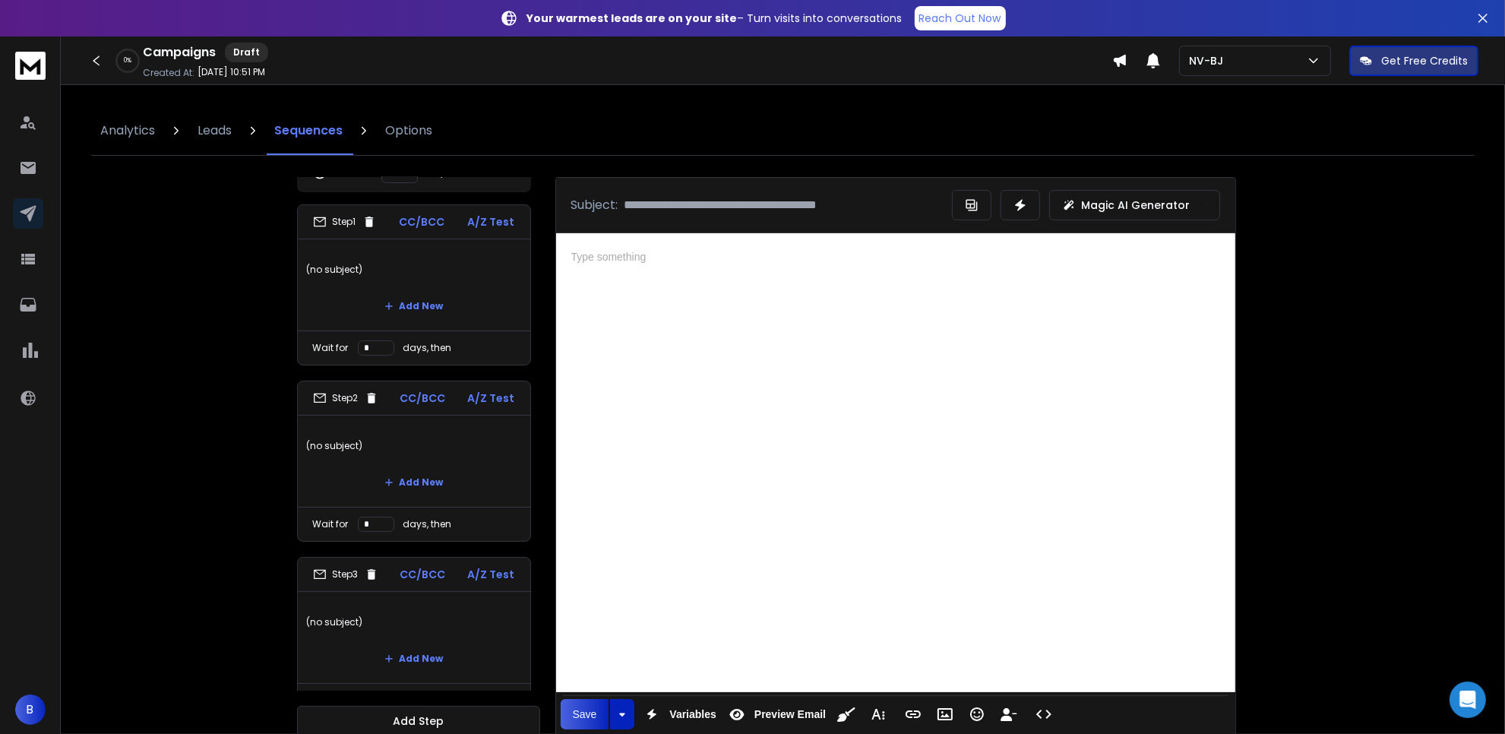
scroll to position [0, 0]
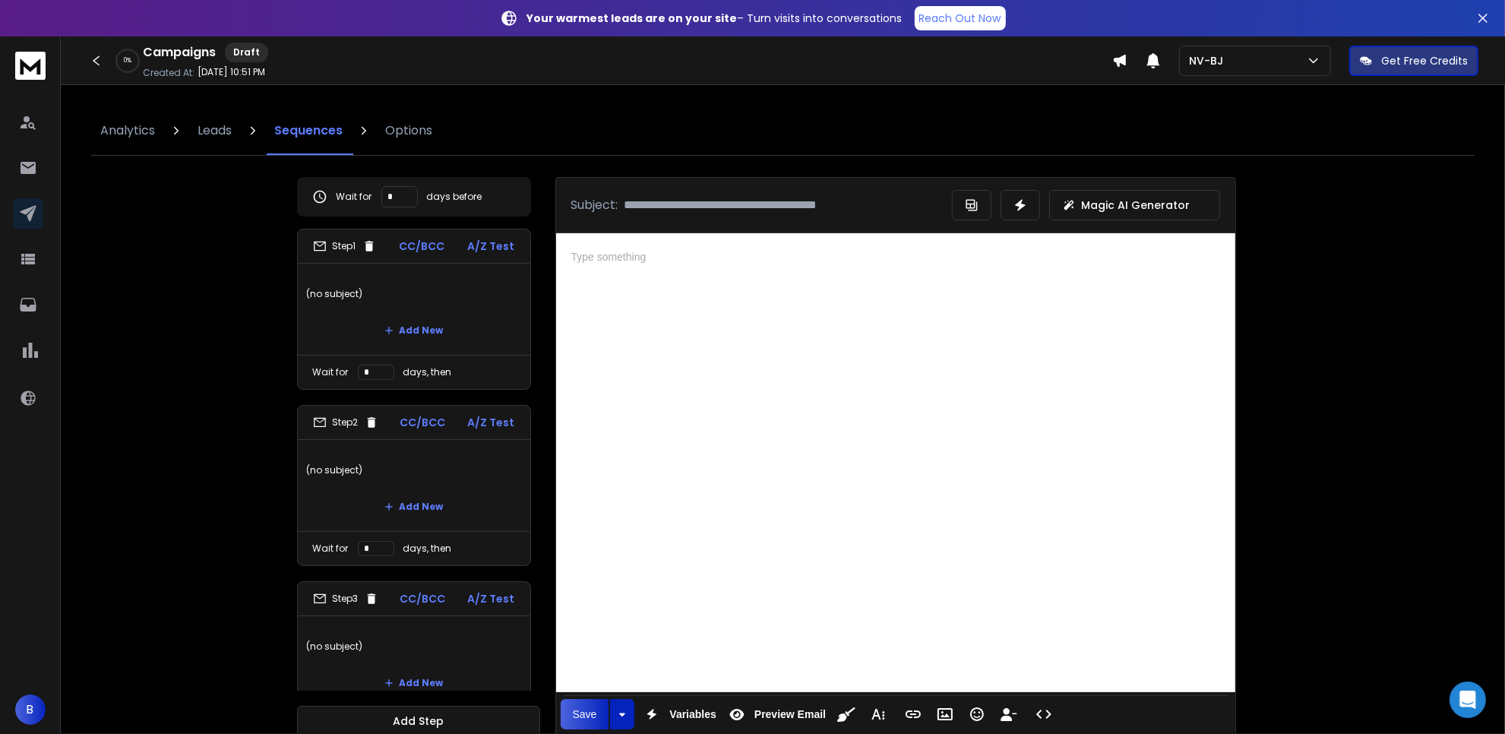
click at [494, 300] on p "(no subject)" at bounding box center [414, 294] width 214 height 43
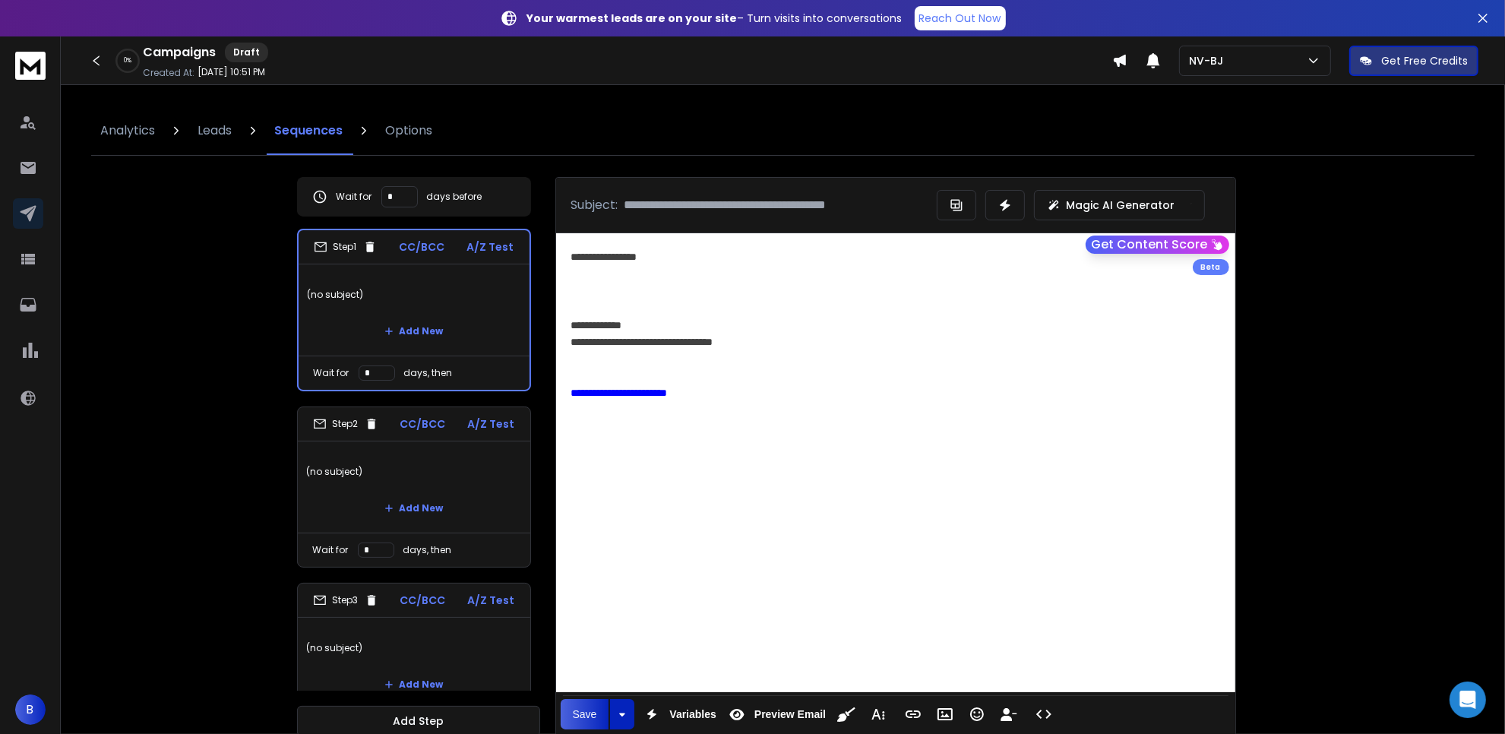
click at [616, 286] on div at bounding box center [895, 291] width 649 height 17
click at [595, 276] on div at bounding box center [895, 273] width 649 height 17
click at [595, 286] on div at bounding box center [895, 291] width 649 height 17
click at [594, 283] on div at bounding box center [895, 291] width 649 height 17
click at [593, 279] on div at bounding box center [895, 273] width 649 height 17
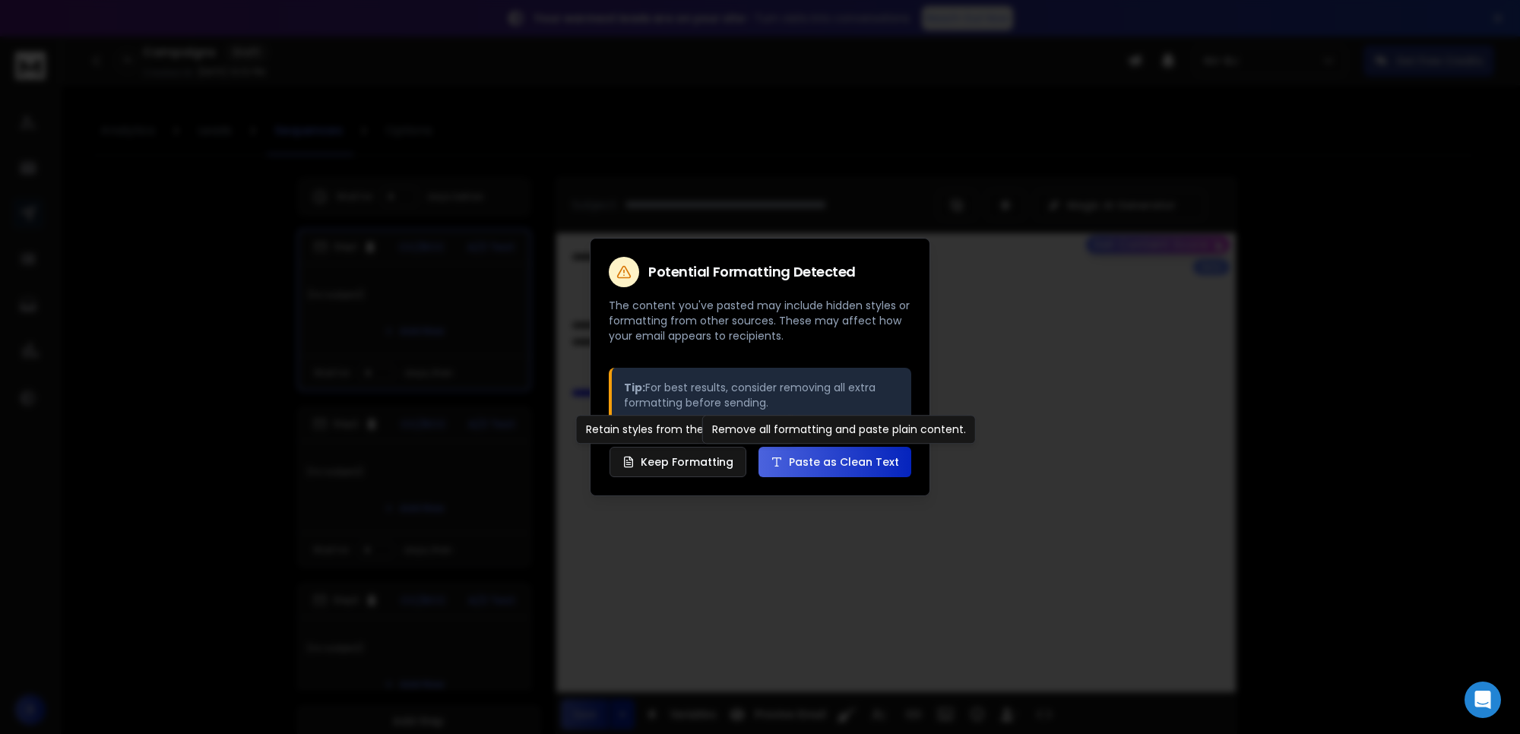
click at [810, 464] on button "Paste as Clean Text" at bounding box center [834, 462] width 153 height 30
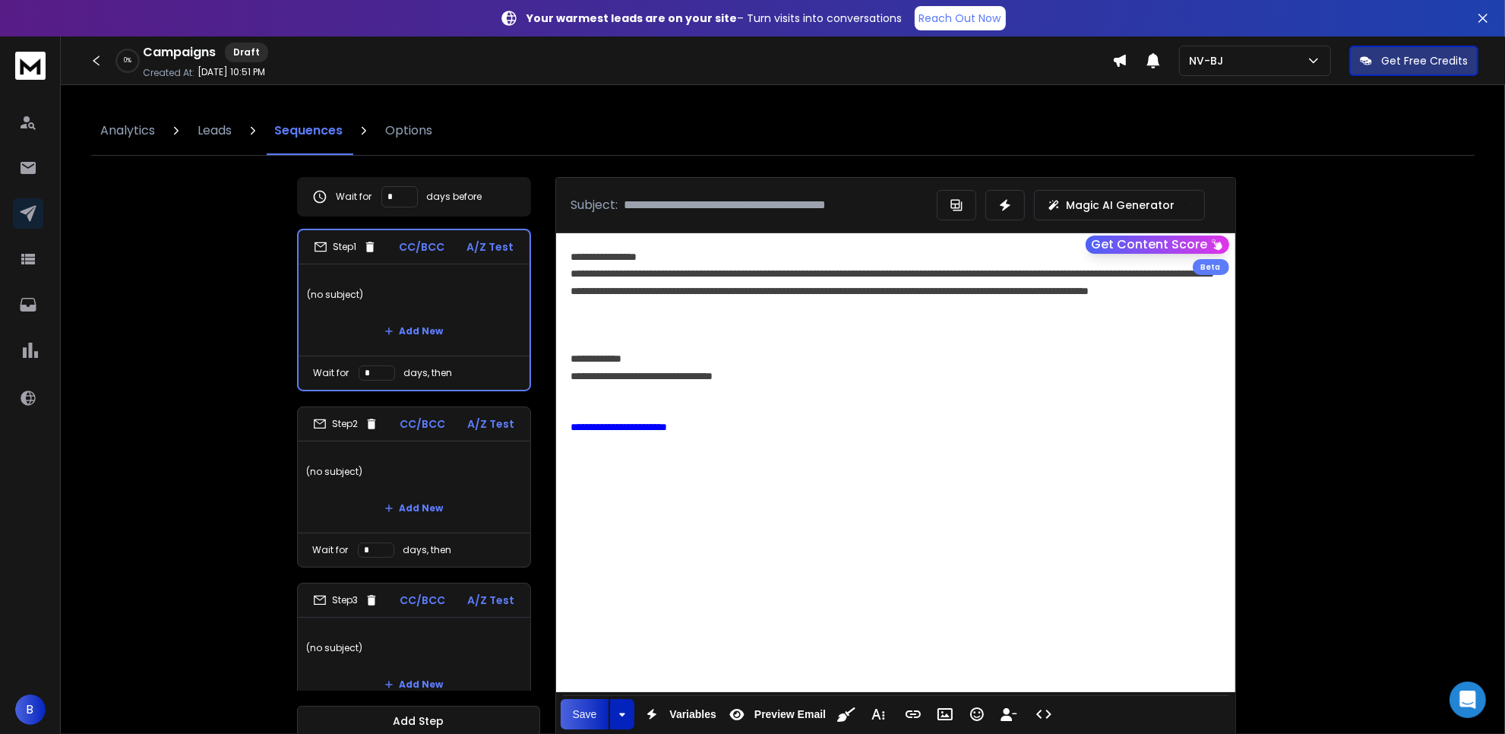
click at [730, 271] on div "**********" at bounding box center [895, 290] width 648 height 51
click at [881, 271] on div "**********" at bounding box center [895, 290] width 648 height 51
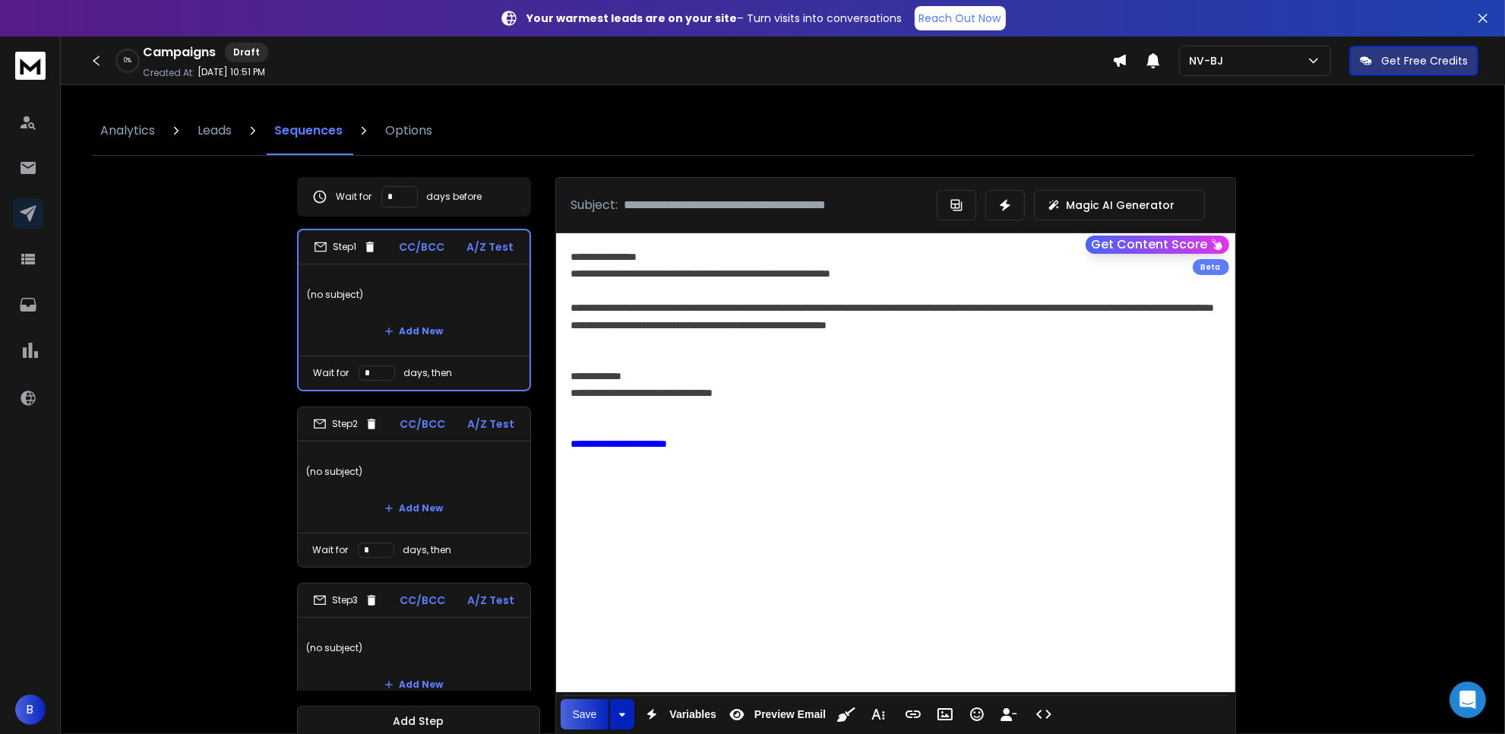
click at [598, 324] on div "**********" at bounding box center [895, 316] width 648 height 34
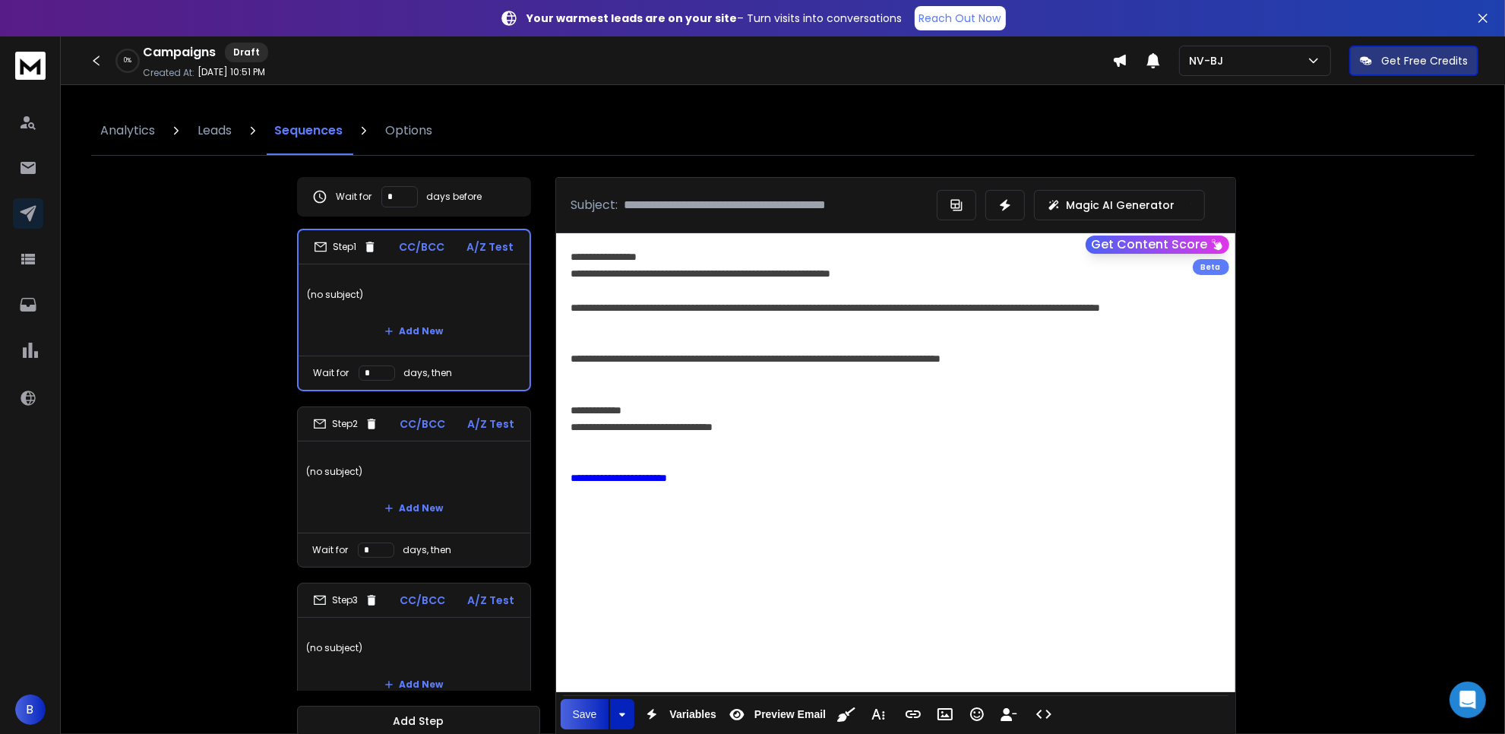
click at [427, 486] on p "(no subject)" at bounding box center [414, 472] width 214 height 43
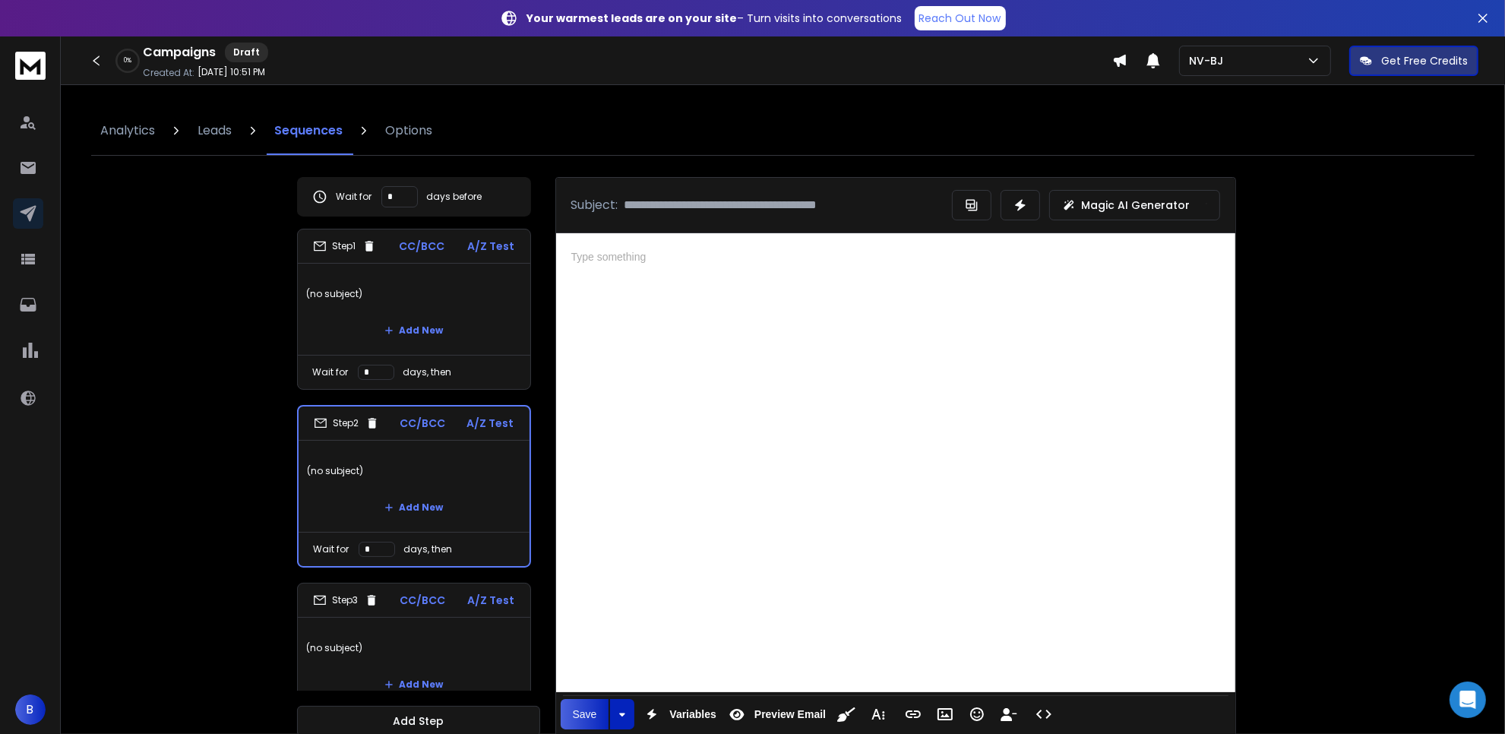
drag, startPoint x: 650, startPoint y: 263, endPoint x: 621, endPoint y: 271, distance: 29.9
click at [650, 263] on div at bounding box center [895, 256] width 649 height 17
click at [628, 274] on div at bounding box center [895, 453] width 679 height 441
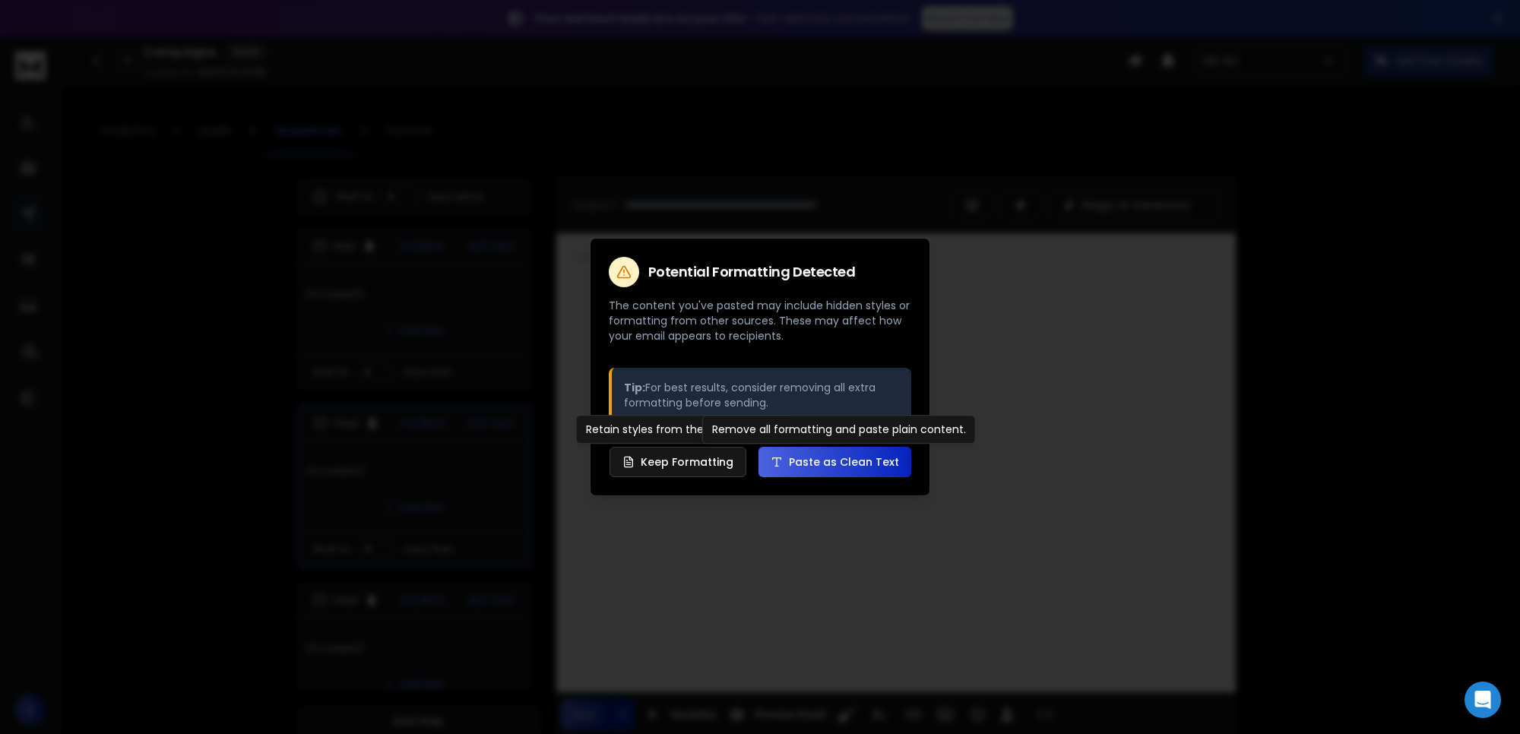
drag, startPoint x: 853, startPoint y: 456, endPoint x: 758, endPoint y: 405, distance: 107.8
click at [853, 454] on button "Paste as Clean Text" at bounding box center [834, 462] width 153 height 30
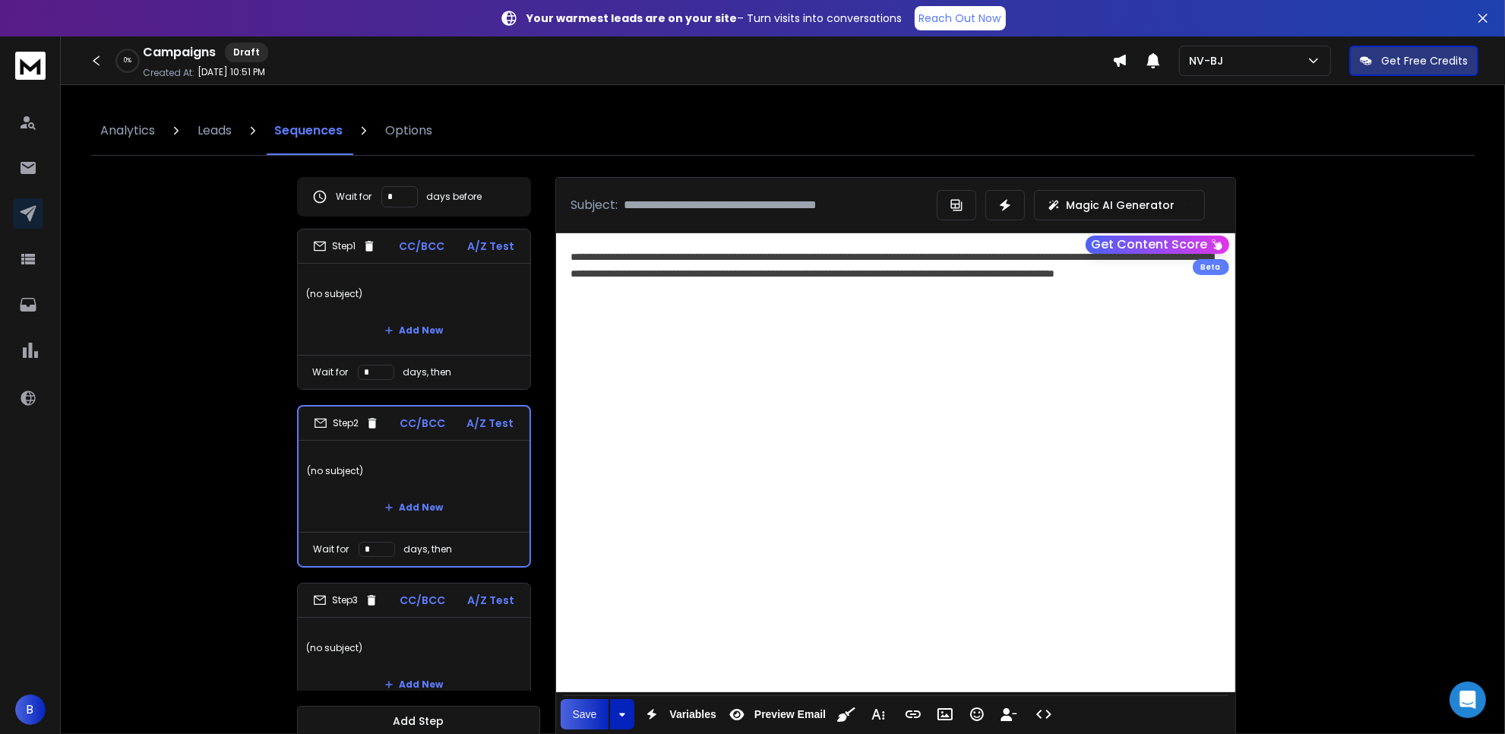
click at [1062, 257] on div "**********" at bounding box center [895, 273] width 648 height 51
click at [1068, 253] on div "**********" at bounding box center [895, 273] width 648 height 51
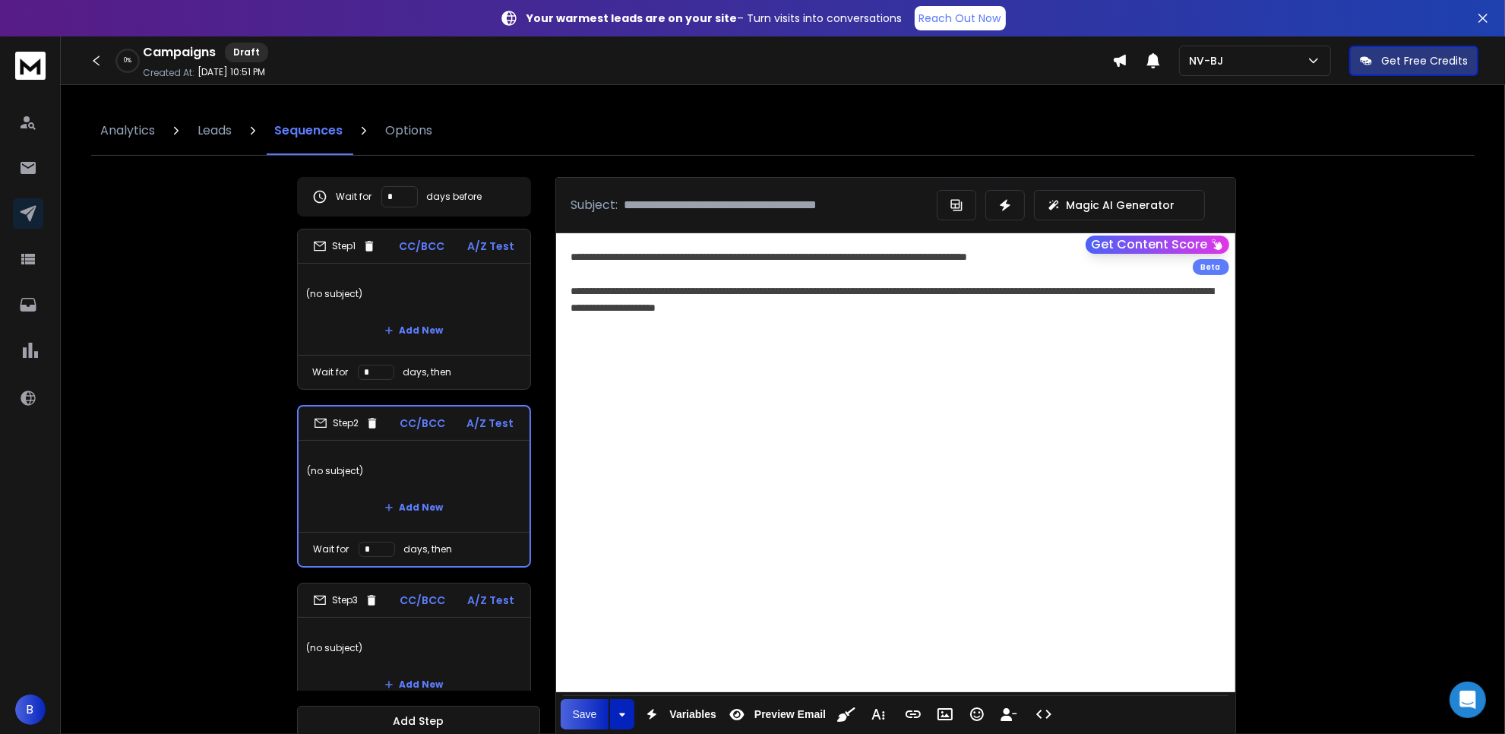
click at [910, 286] on div "**********" at bounding box center [895, 300] width 648 height 34
click at [1165, 287] on div "**********" at bounding box center [895, 300] width 648 height 34
click at [1169, 286] on div "**********" at bounding box center [895, 300] width 648 height 34
click at [943, 328] on div "**********" at bounding box center [895, 325] width 648 height 17
click at [481, 305] on p "(no subject)" at bounding box center [414, 294] width 214 height 43
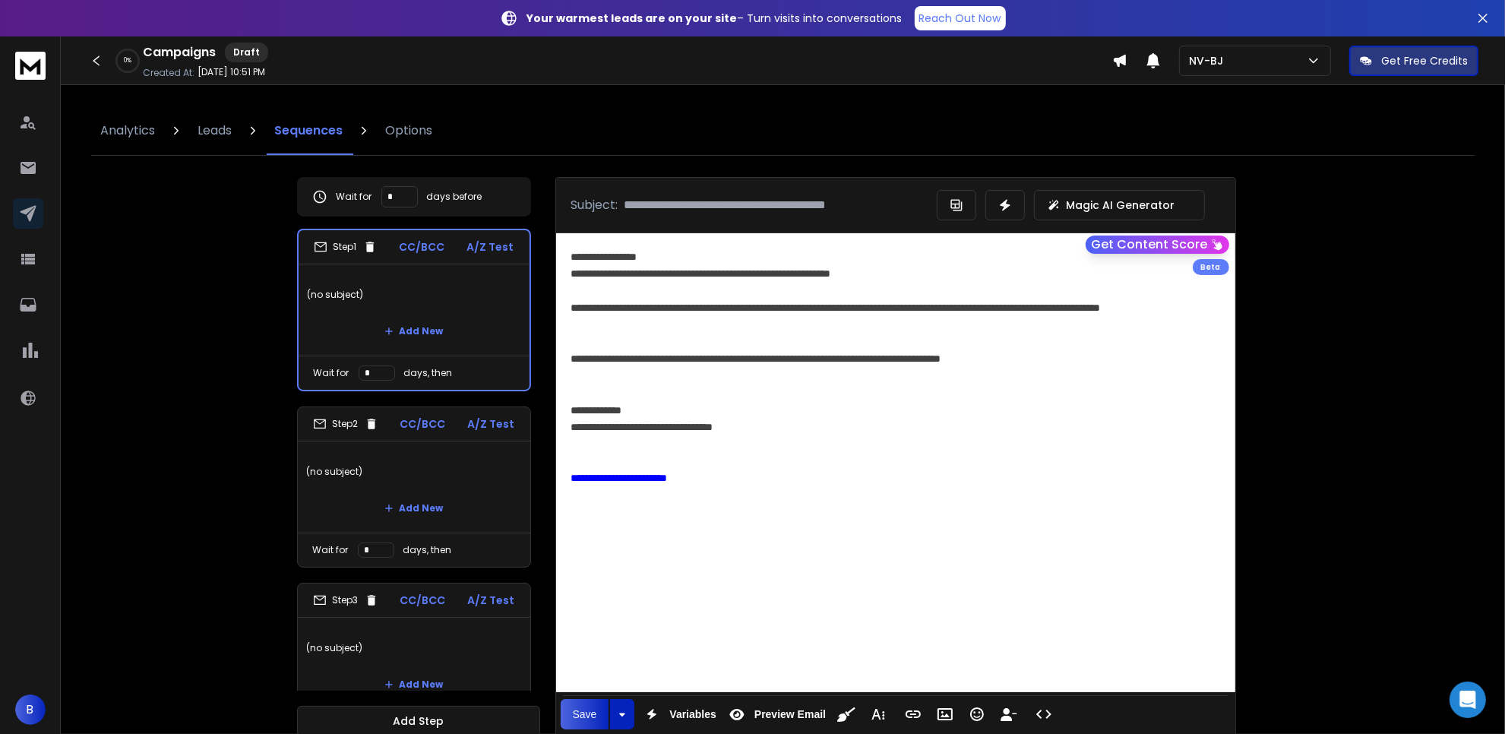
click at [466, 484] on p "(no subject)" at bounding box center [414, 472] width 214 height 43
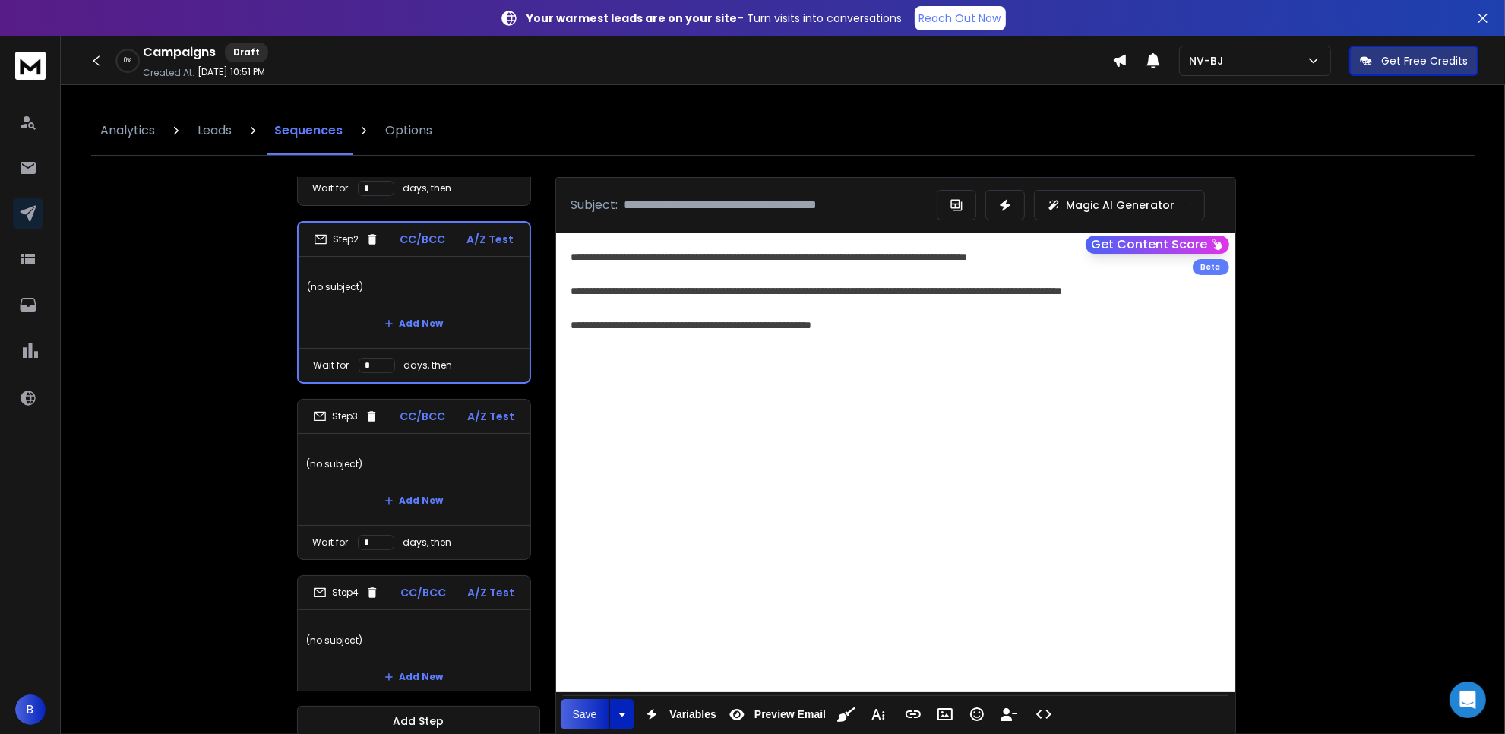
scroll to position [190, 0]
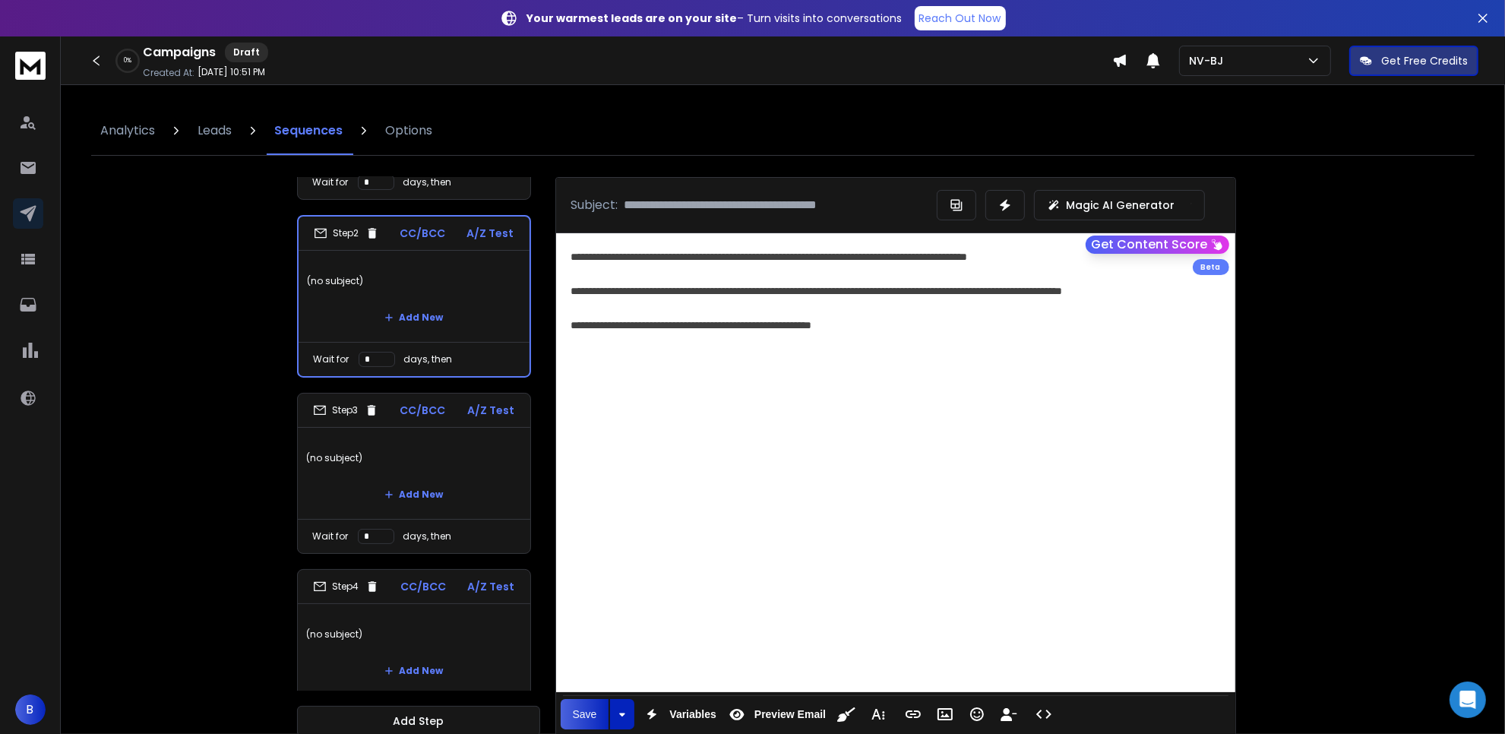
click at [468, 321] on div "Add New" at bounding box center [414, 317] width 213 height 30
click at [476, 464] on p "(no subject)" at bounding box center [414, 458] width 214 height 43
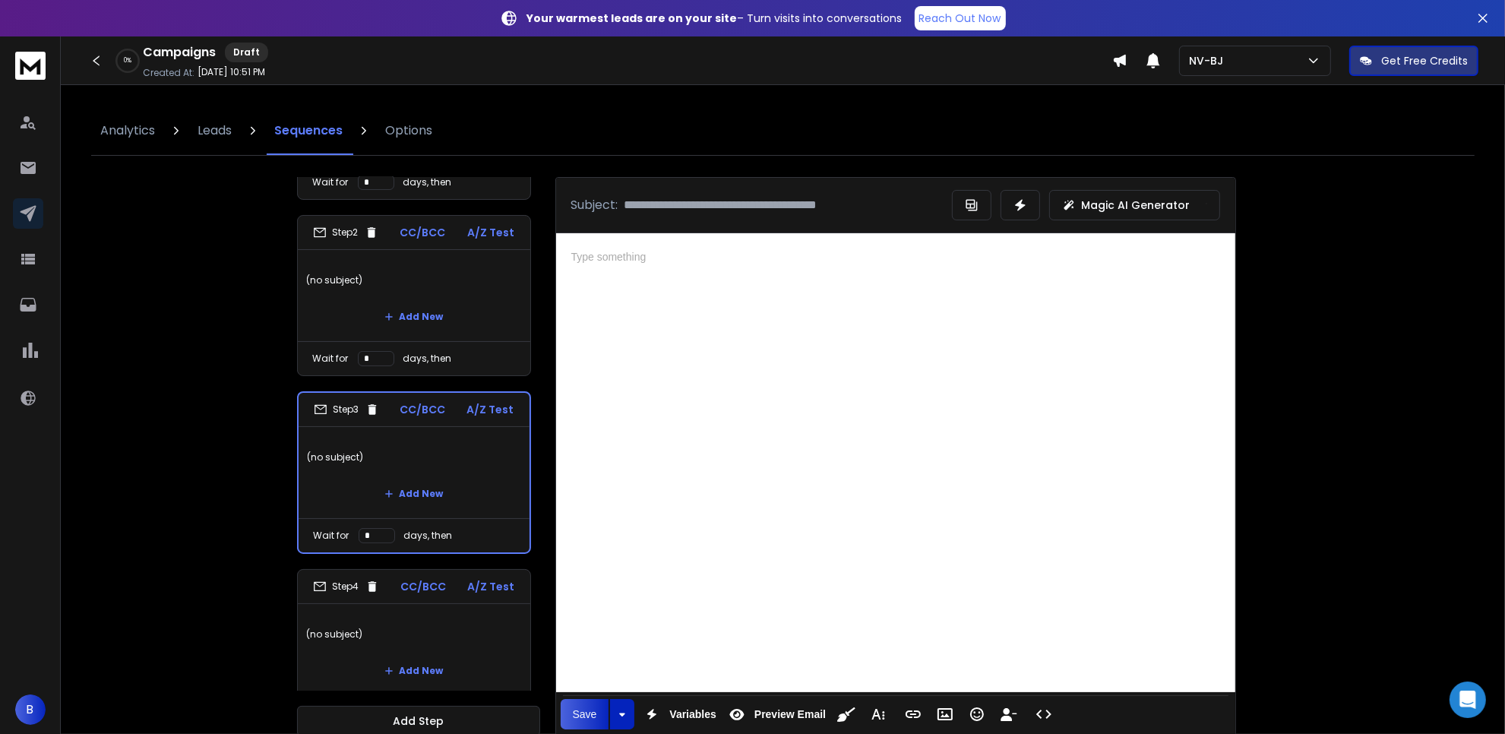
click at [609, 253] on div at bounding box center [895, 256] width 649 height 17
click at [651, 289] on div at bounding box center [895, 453] width 679 height 441
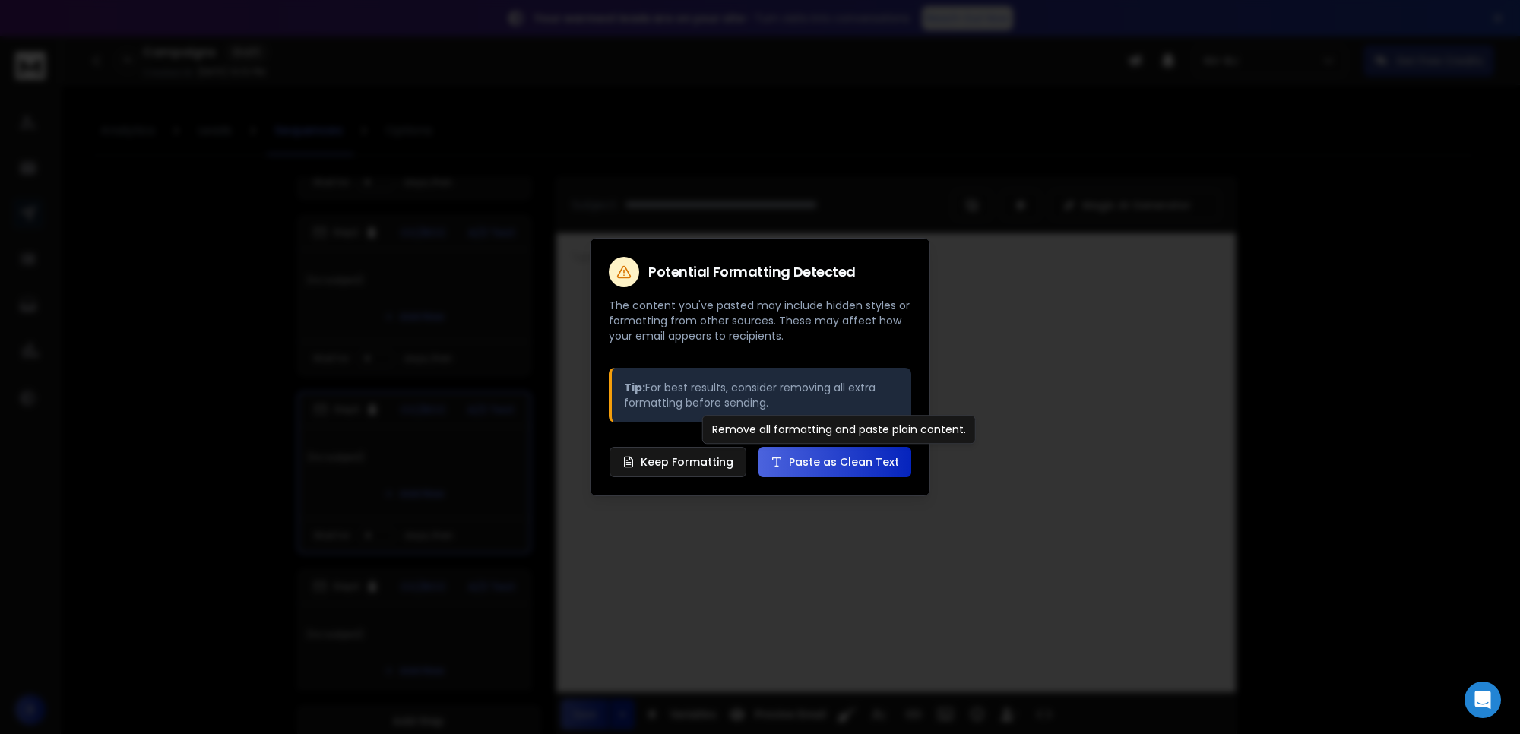
click at [825, 454] on button "Paste as Clean Text" at bounding box center [834, 462] width 153 height 30
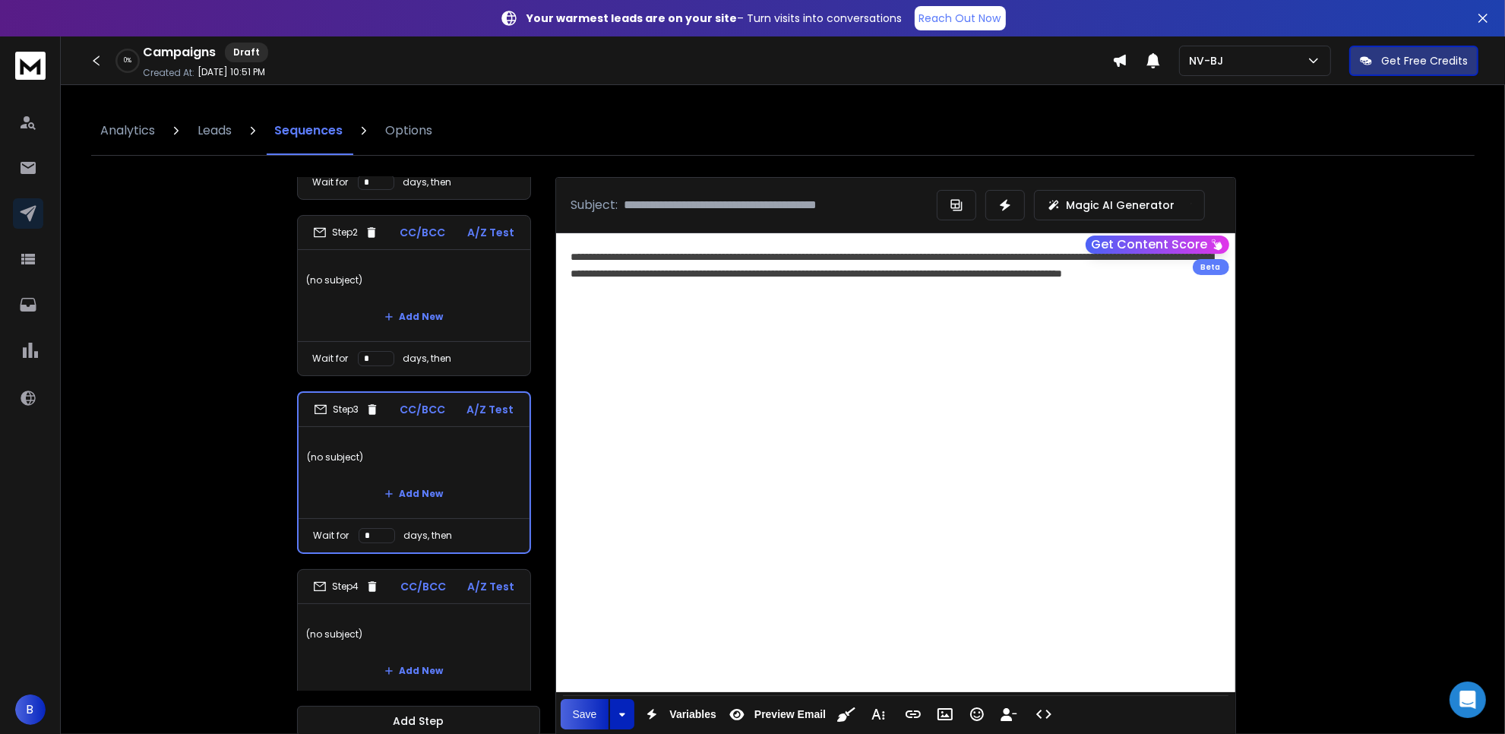
click at [802, 274] on div "**********" at bounding box center [895, 273] width 648 height 51
click at [1133, 263] on div "**********" at bounding box center [895, 273] width 648 height 51
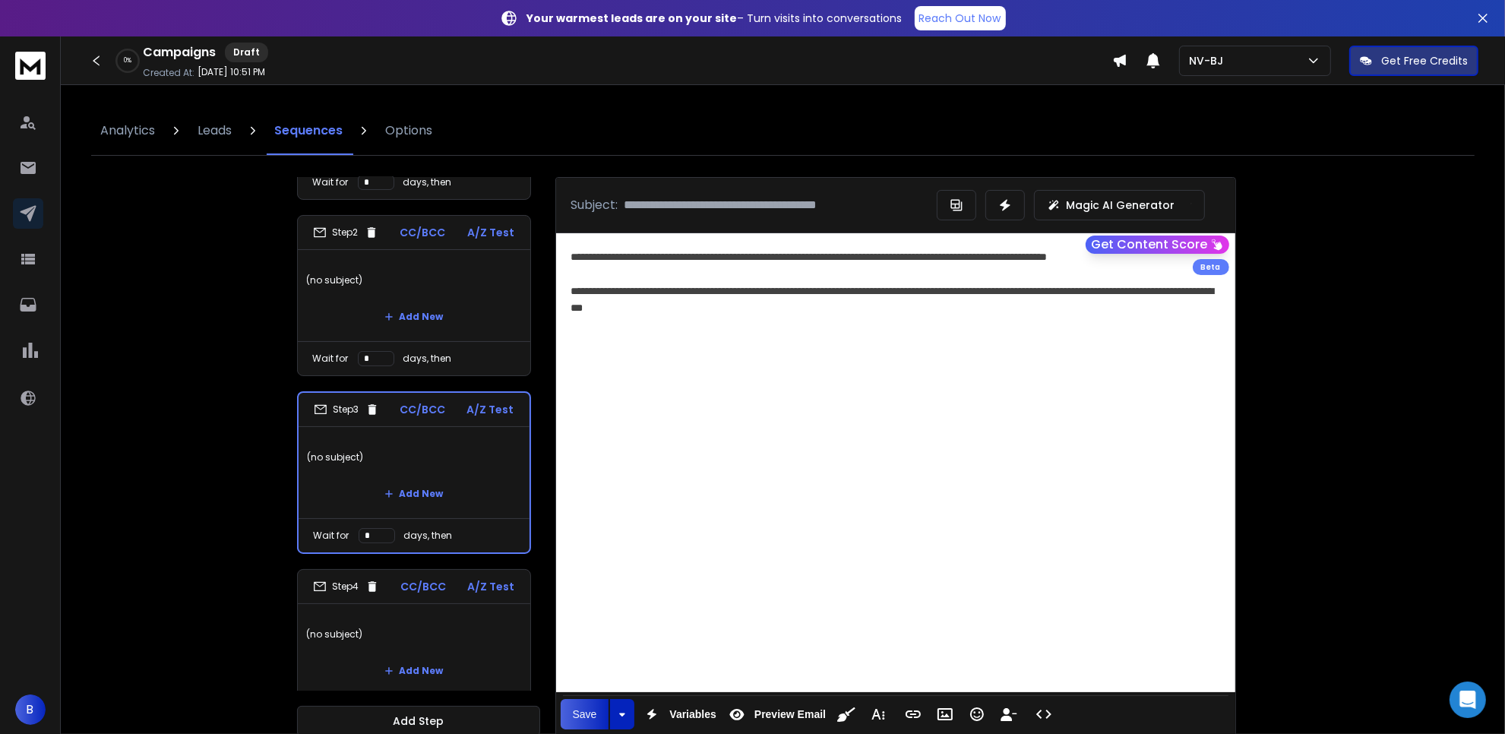
click at [1040, 285] on div "**********" at bounding box center [895, 300] width 648 height 34
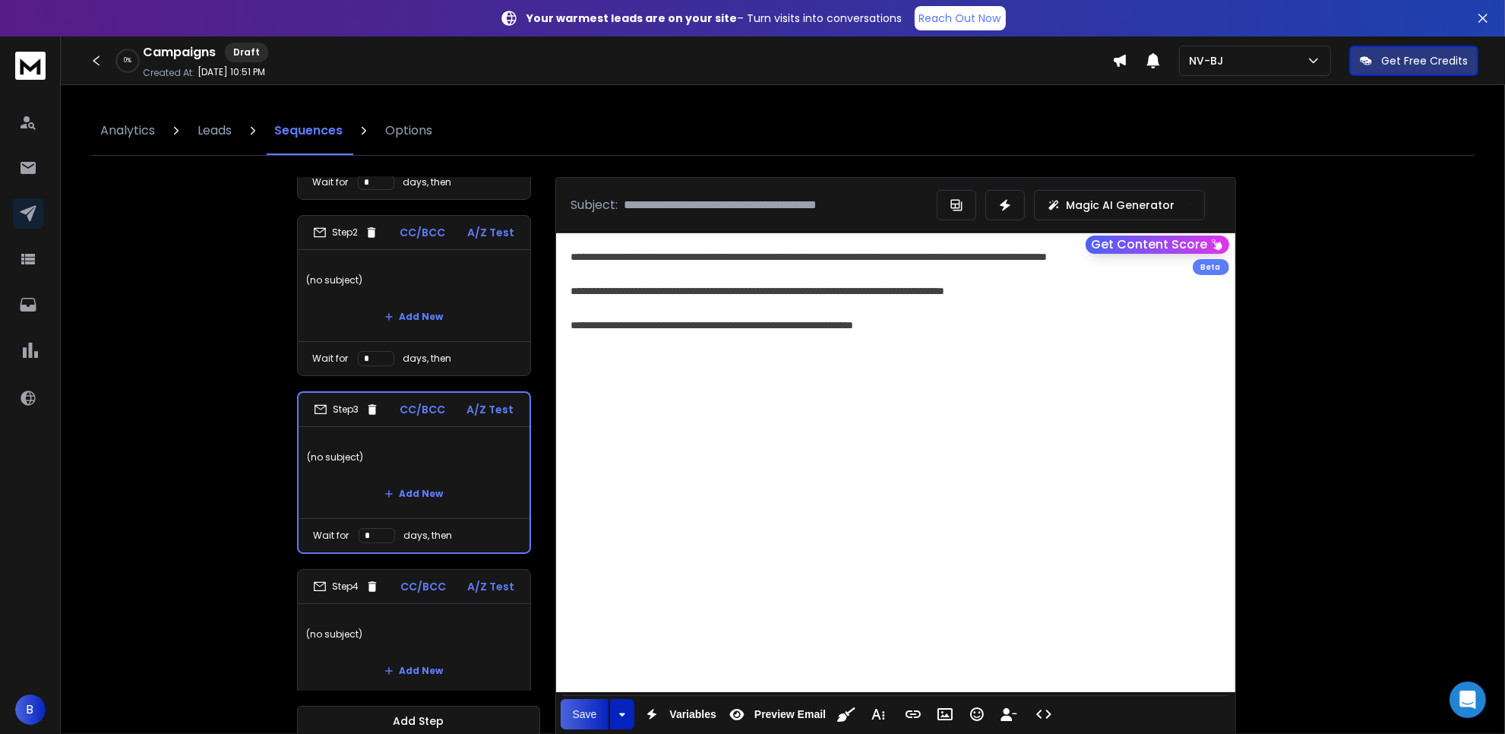
click at [917, 324] on div "**********" at bounding box center [895, 325] width 648 height 17
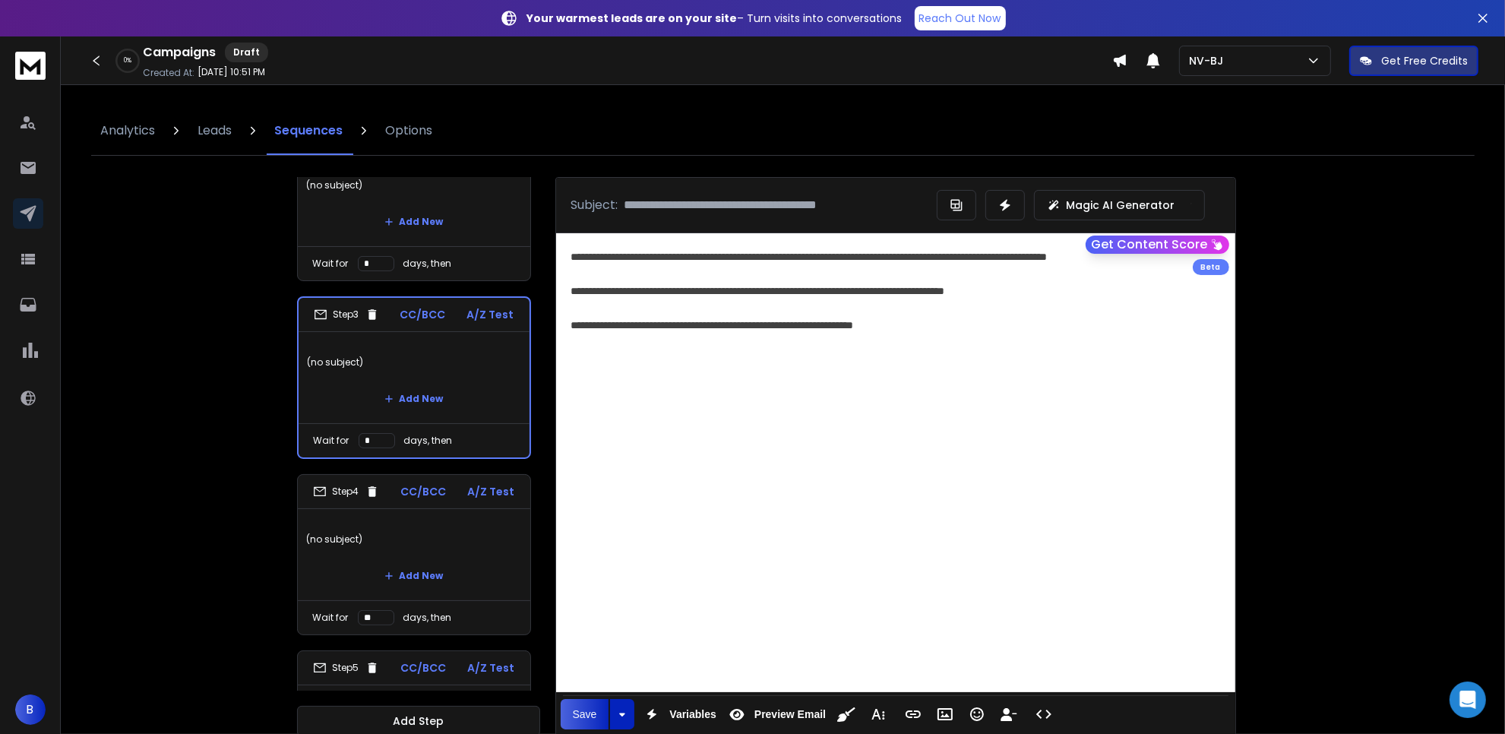
scroll to position [0, 0]
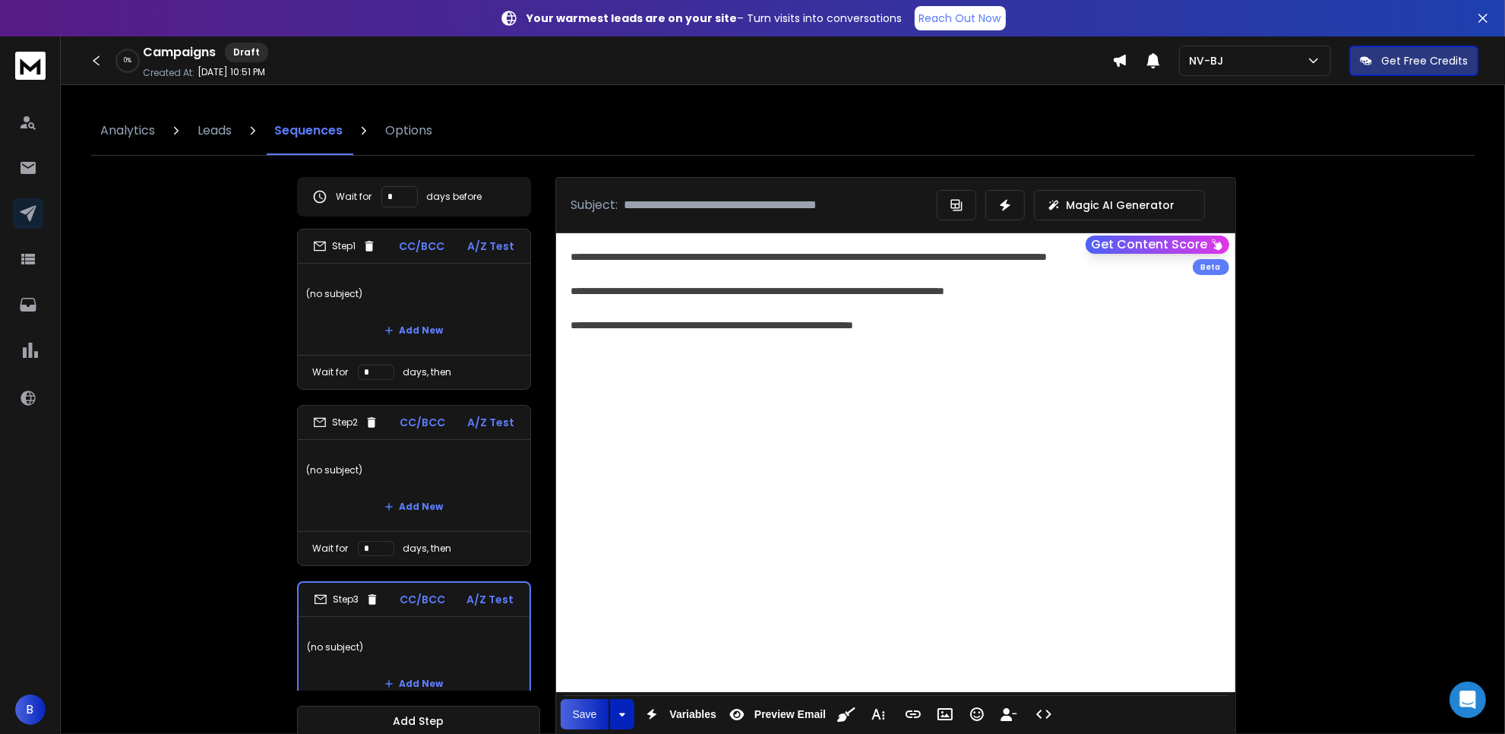
click at [461, 296] on p "(no subject)" at bounding box center [414, 294] width 214 height 43
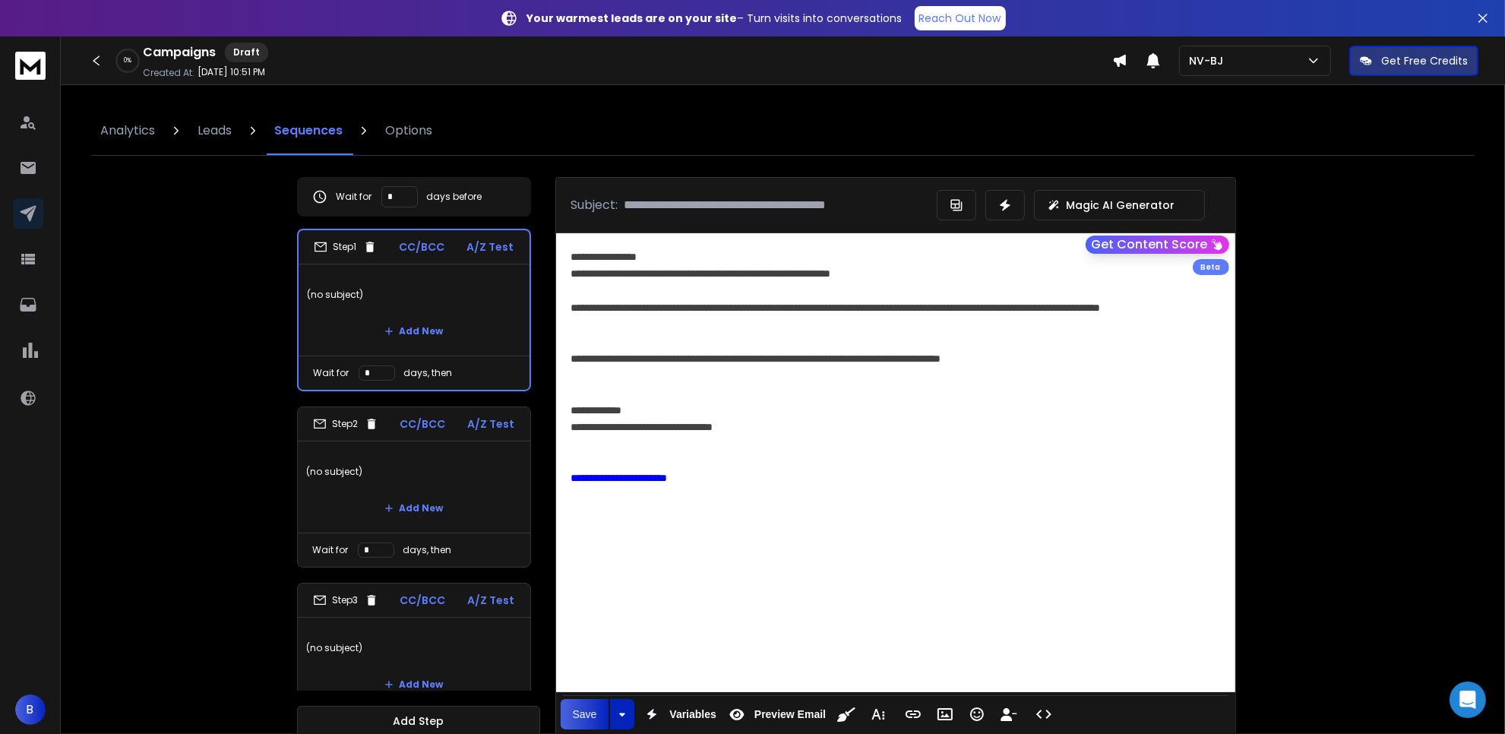
click at [483, 477] on p "(no subject)" at bounding box center [414, 472] width 214 height 43
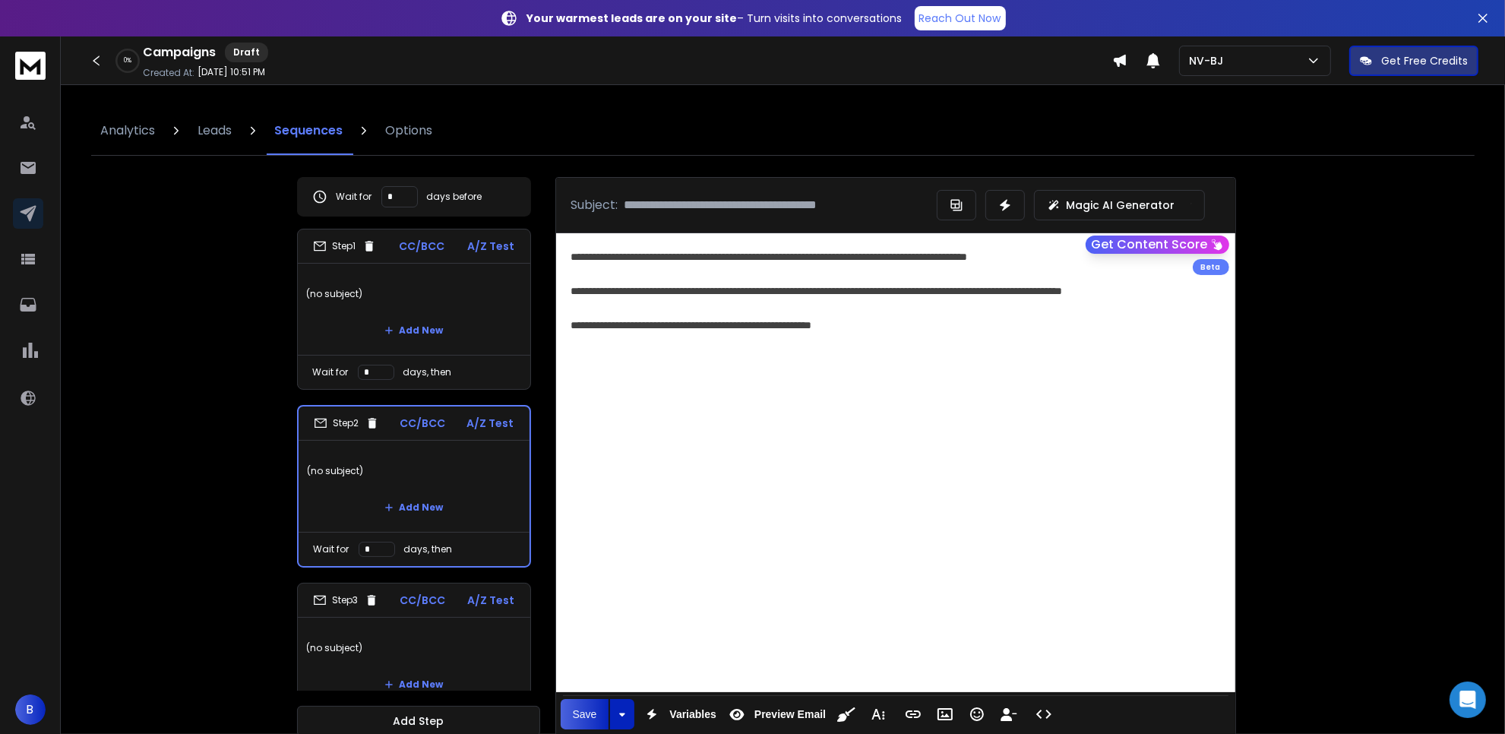
scroll to position [190, 0]
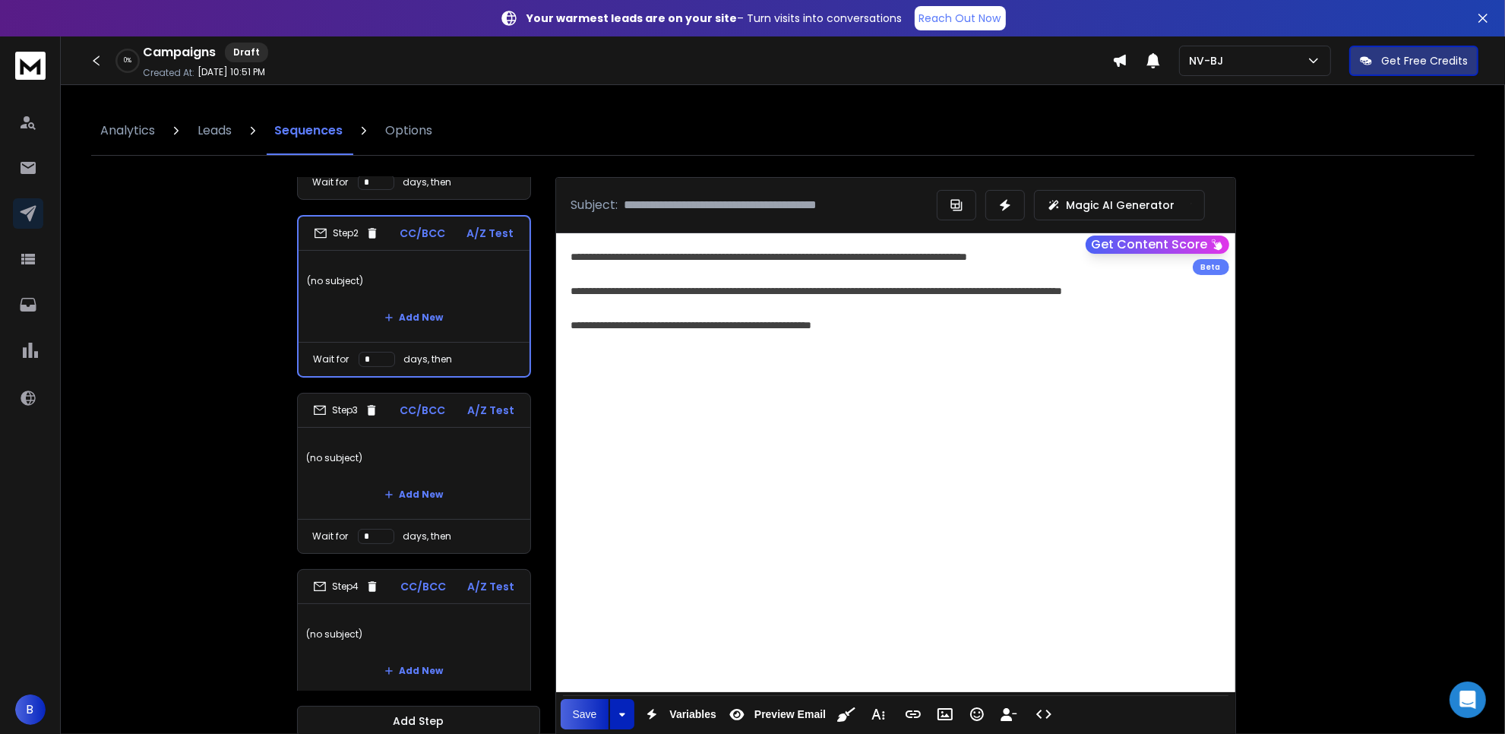
click at [461, 481] on div "Add New" at bounding box center [414, 495] width 214 height 30
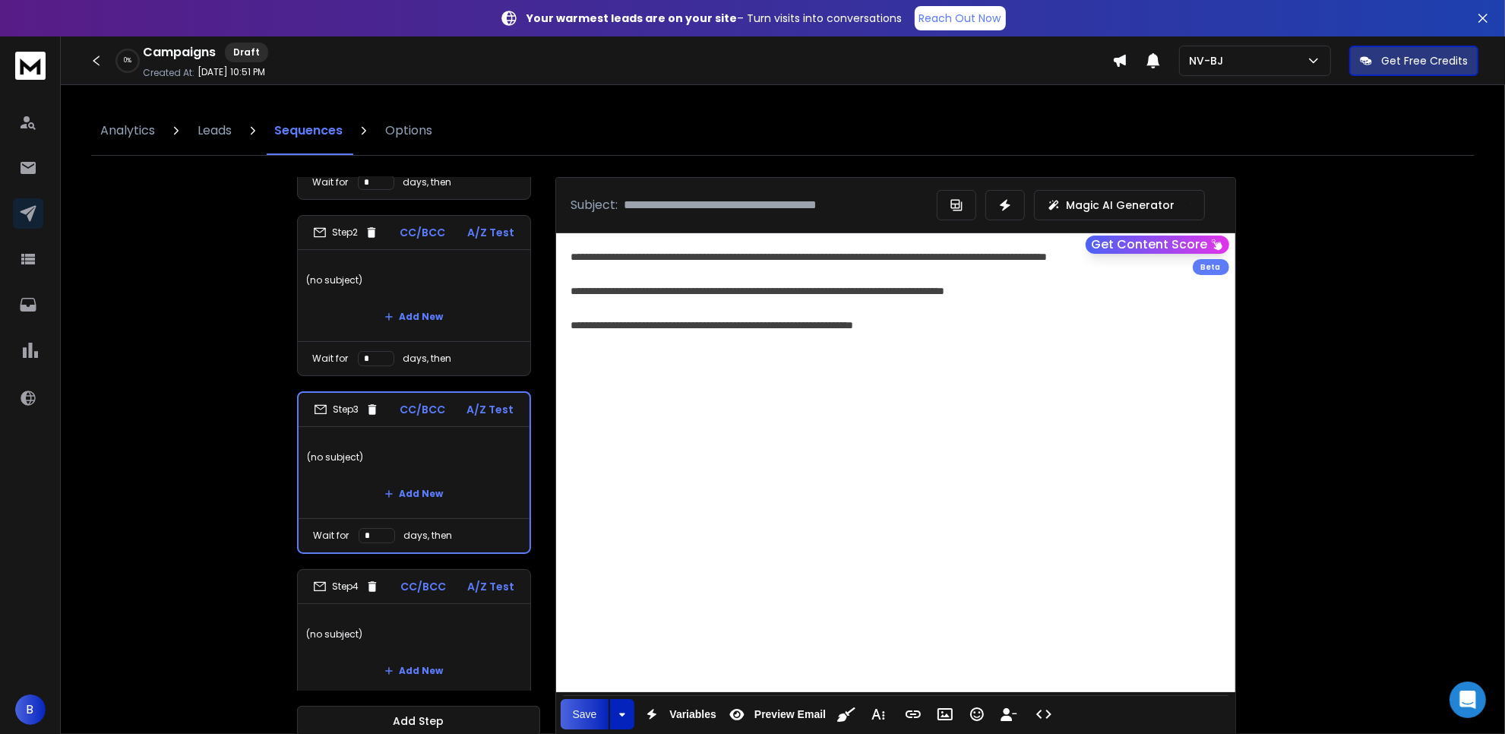
click at [448, 639] on p "(no subject)" at bounding box center [414, 634] width 214 height 43
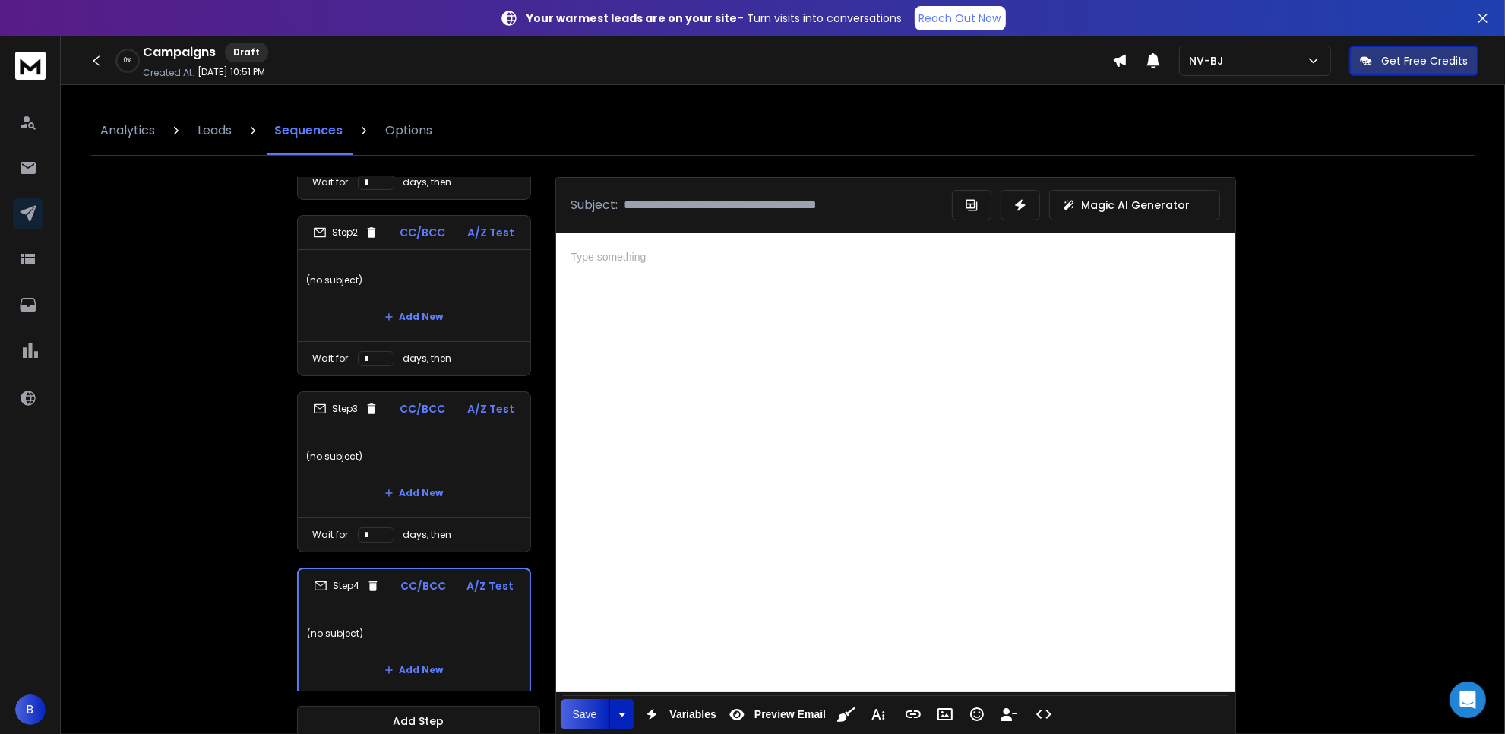
click at [490, 447] on p "(no subject)" at bounding box center [414, 456] width 214 height 43
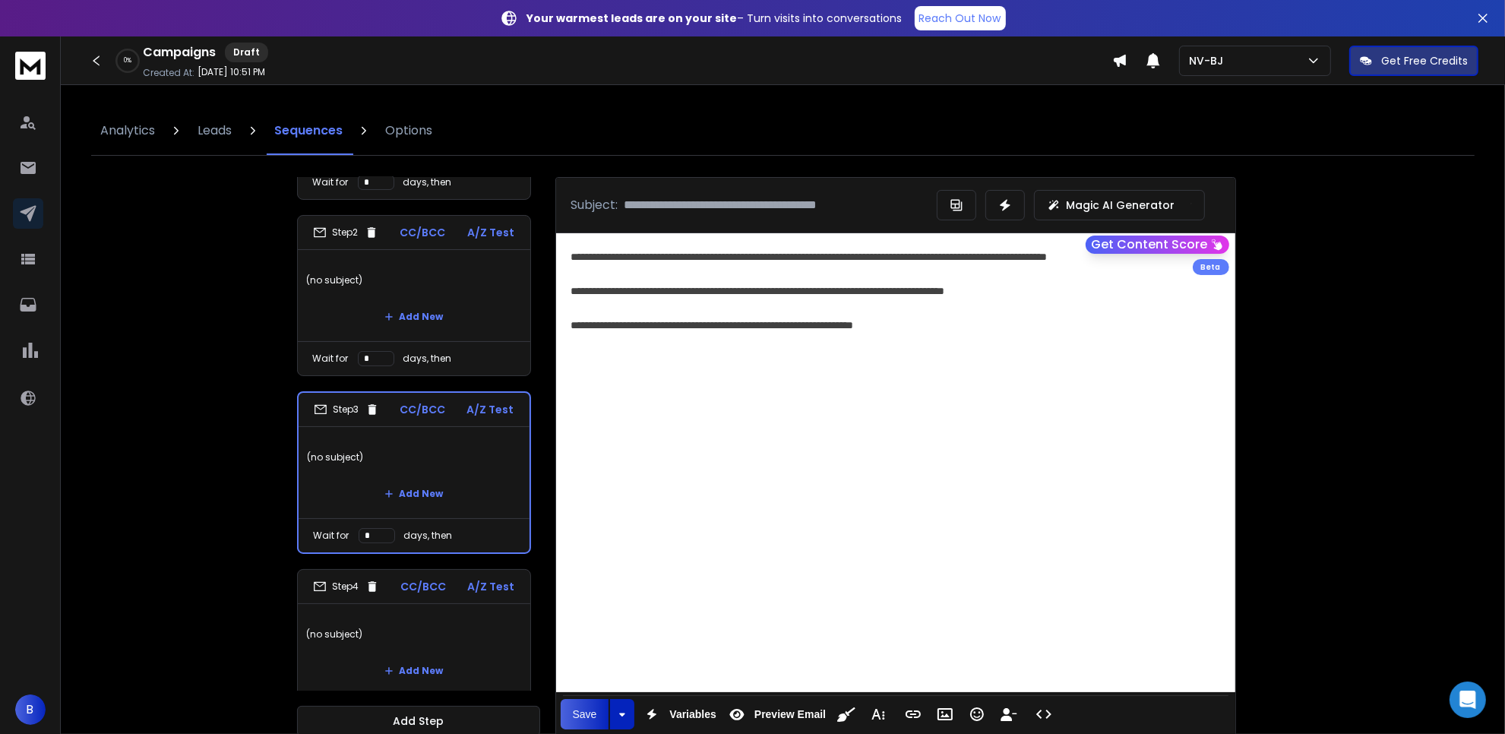
drag, startPoint x: 441, startPoint y: 633, endPoint x: 447, endPoint y: 616, distance: 17.8
click at [438, 633] on p "(no subject)" at bounding box center [414, 634] width 214 height 43
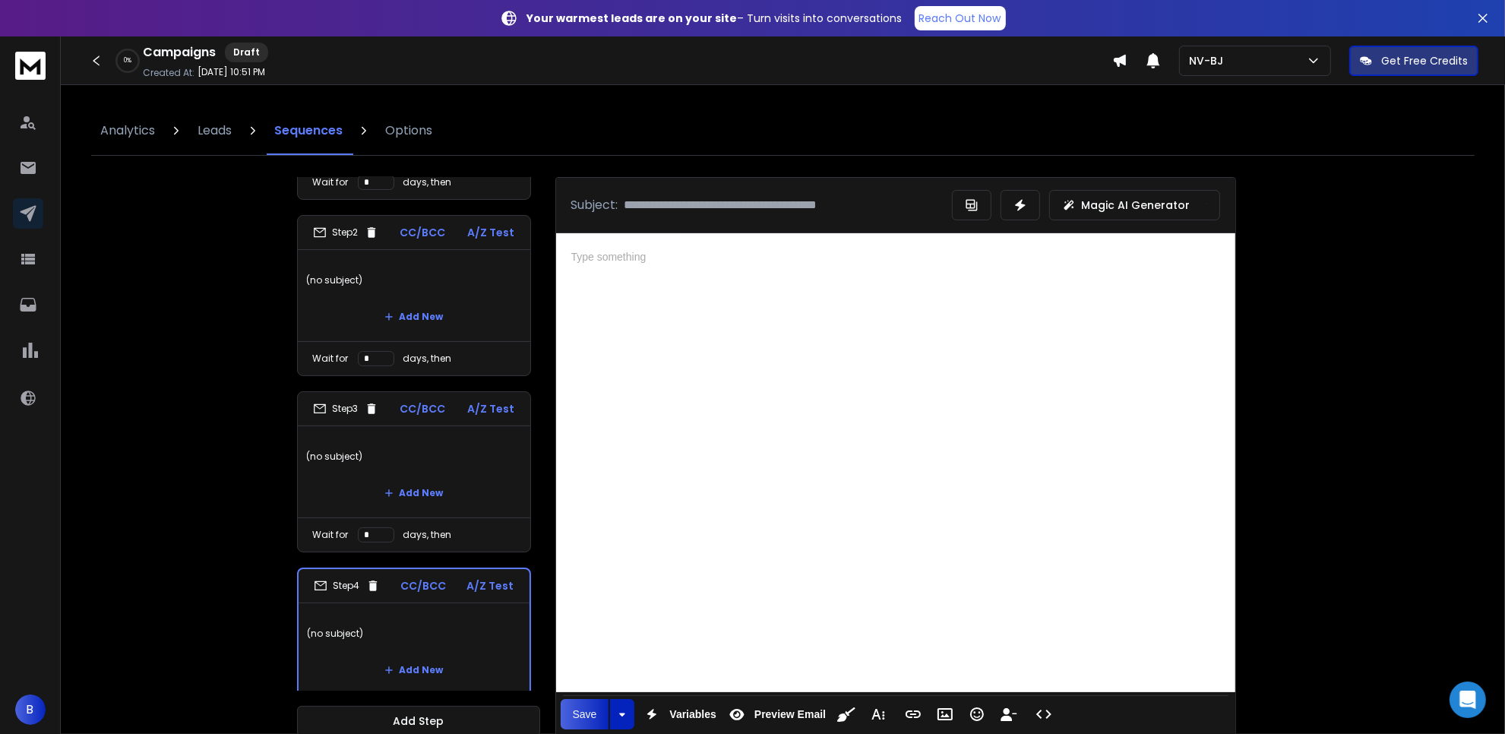
click at [628, 261] on div at bounding box center [895, 256] width 649 height 17
click at [608, 279] on div at bounding box center [895, 453] width 679 height 441
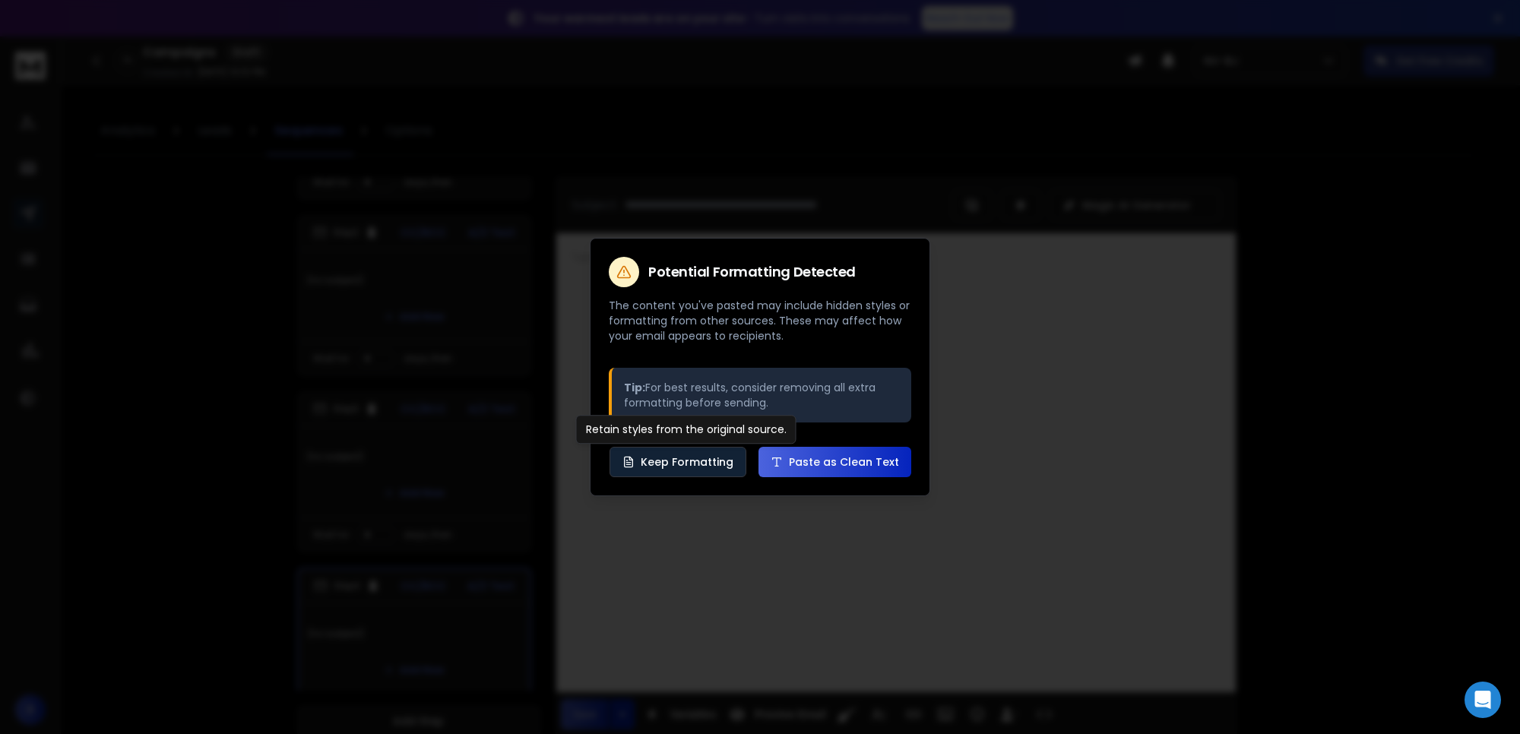
drag, startPoint x: 690, startPoint y: 457, endPoint x: 699, endPoint y: 457, distance: 9.1
click at [695, 457] on button "Keep Formatting" at bounding box center [677, 462] width 137 height 30
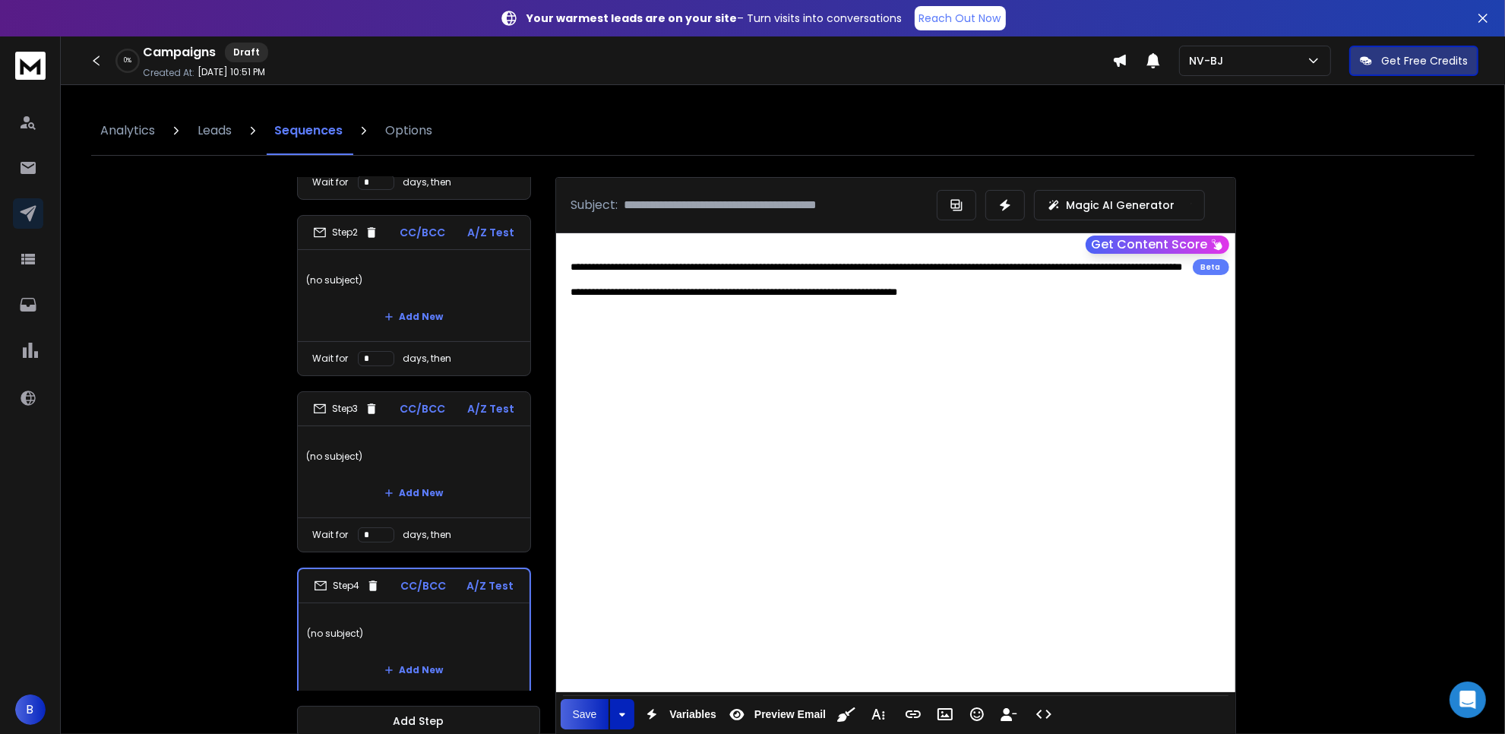
click at [878, 263] on span "**********" at bounding box center [877, 267] width 612 height 10
click at [950, 299] on p "**********" at bounding box center [895, 292] width 649 height 13
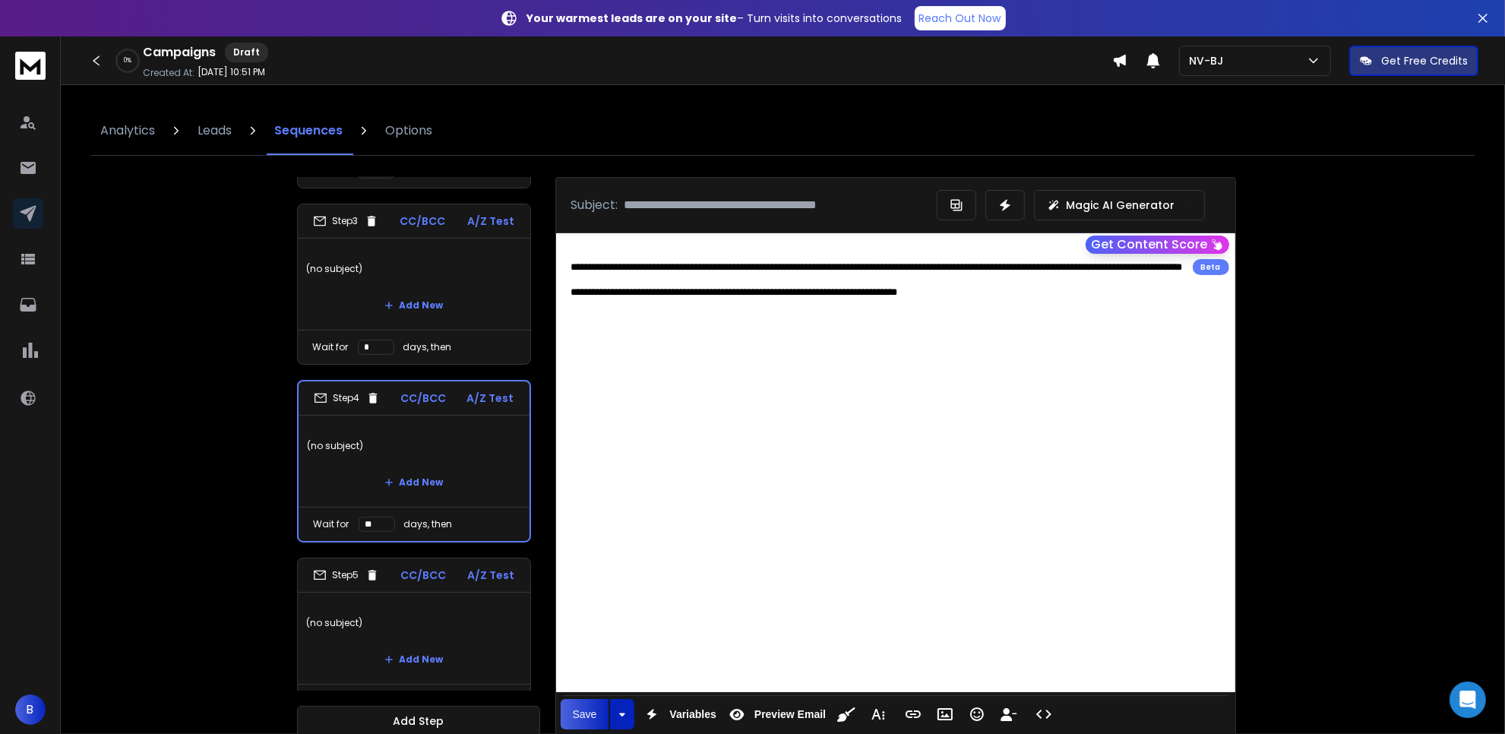
scroll to position [380, 0]
click at [503, 261] on p "(no subject)" at bounding box center [414, 266] width 214 height 43
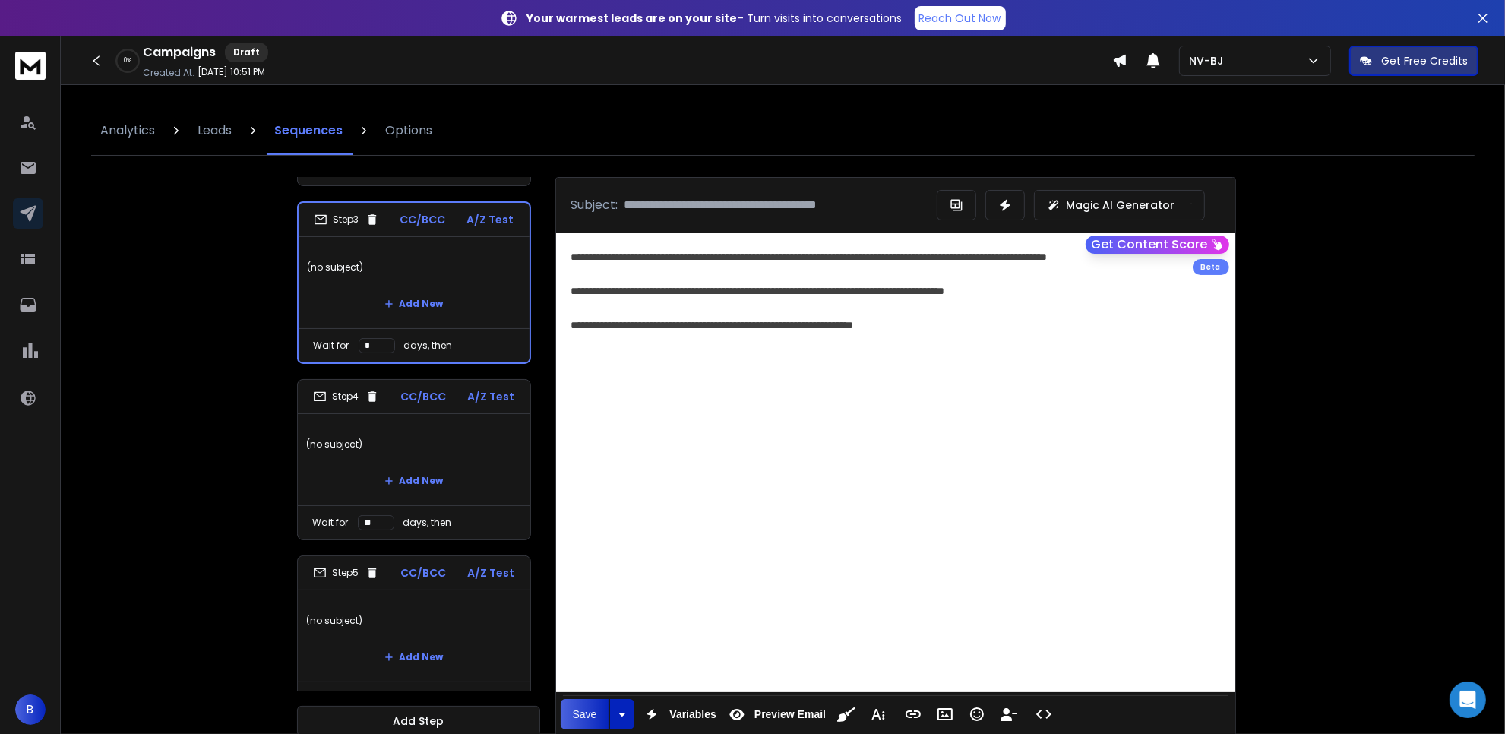
scroll to position [190, 0]
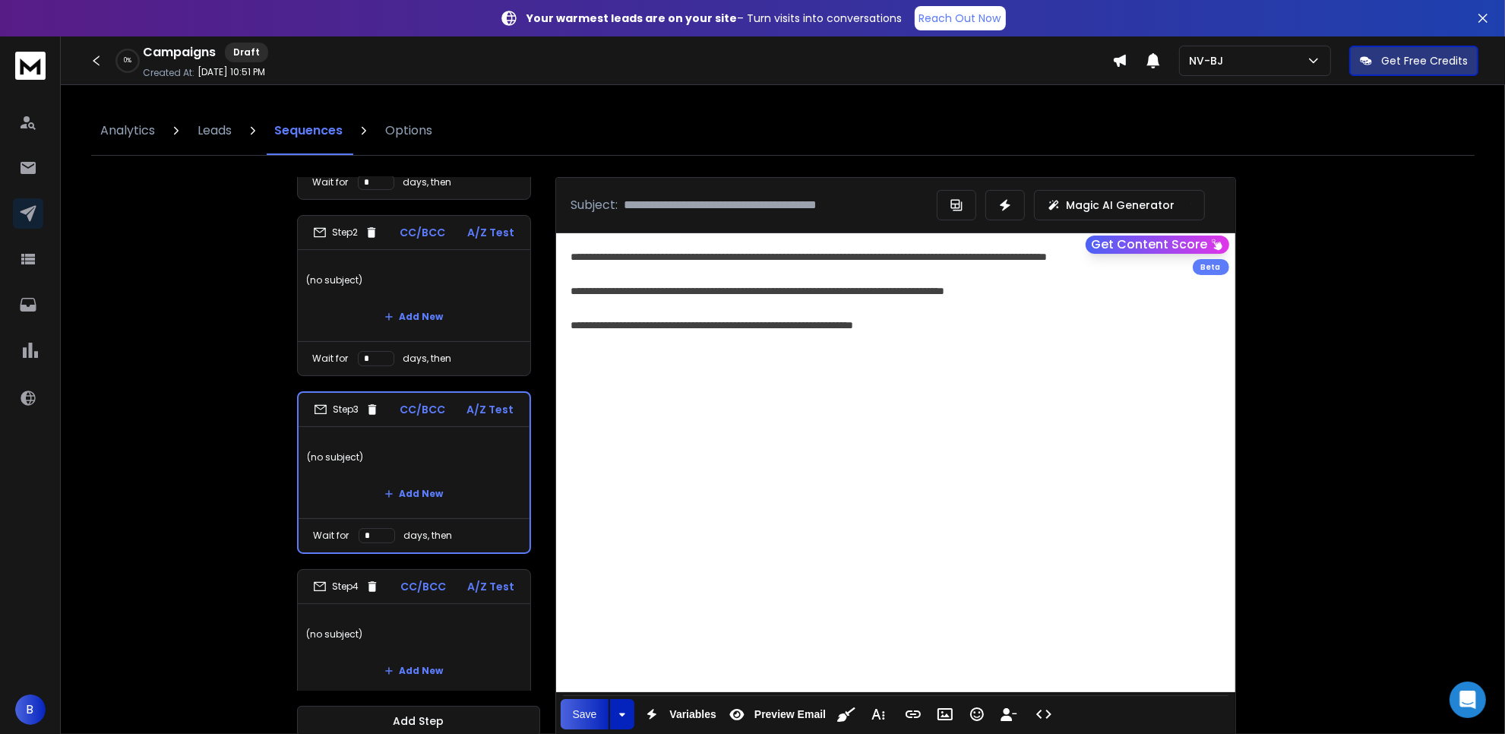
click at [467, 318] on div "Add New" at bounding box center [414, 317] width 214 height 30
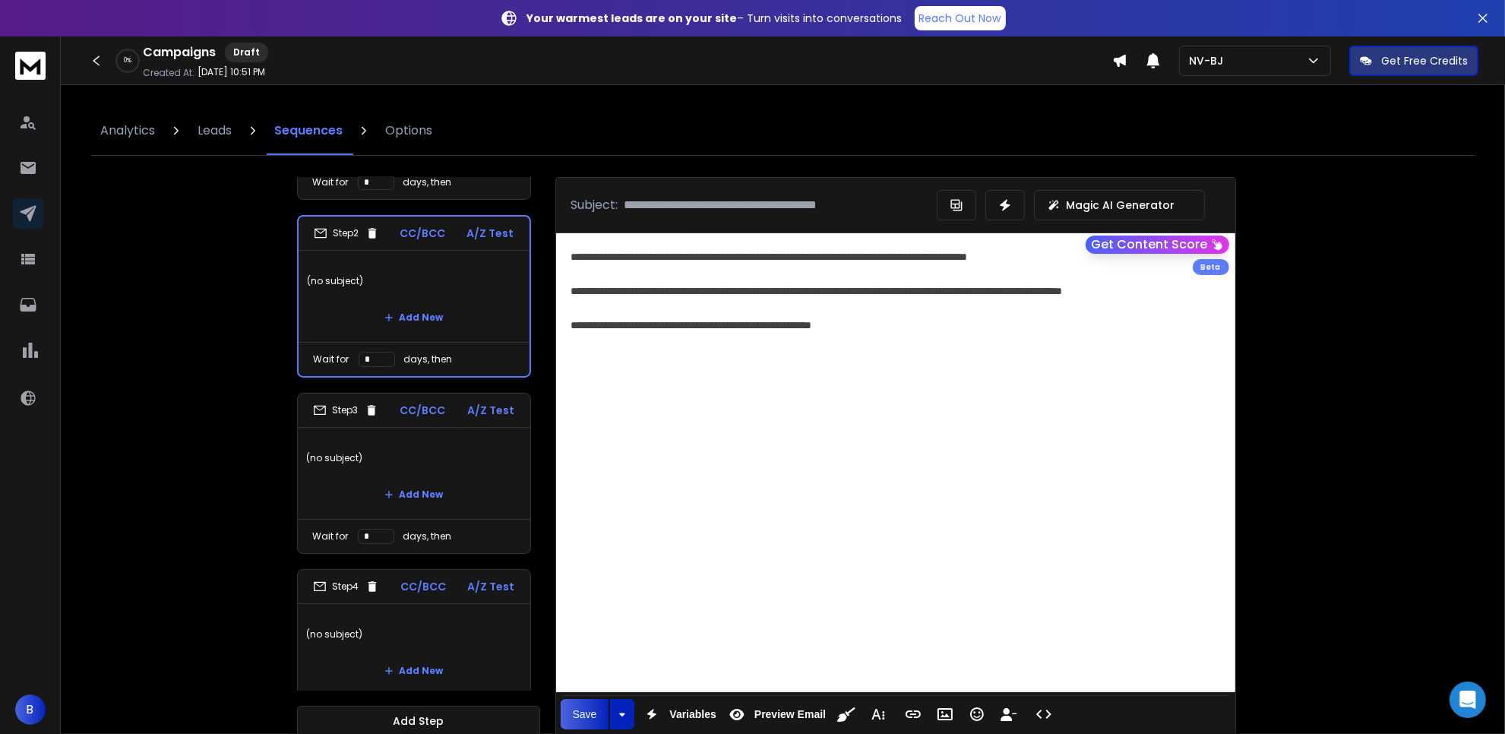
click at [465, 450] on p "(no subject)" at bounding box center [414, 458] width 214 height 43
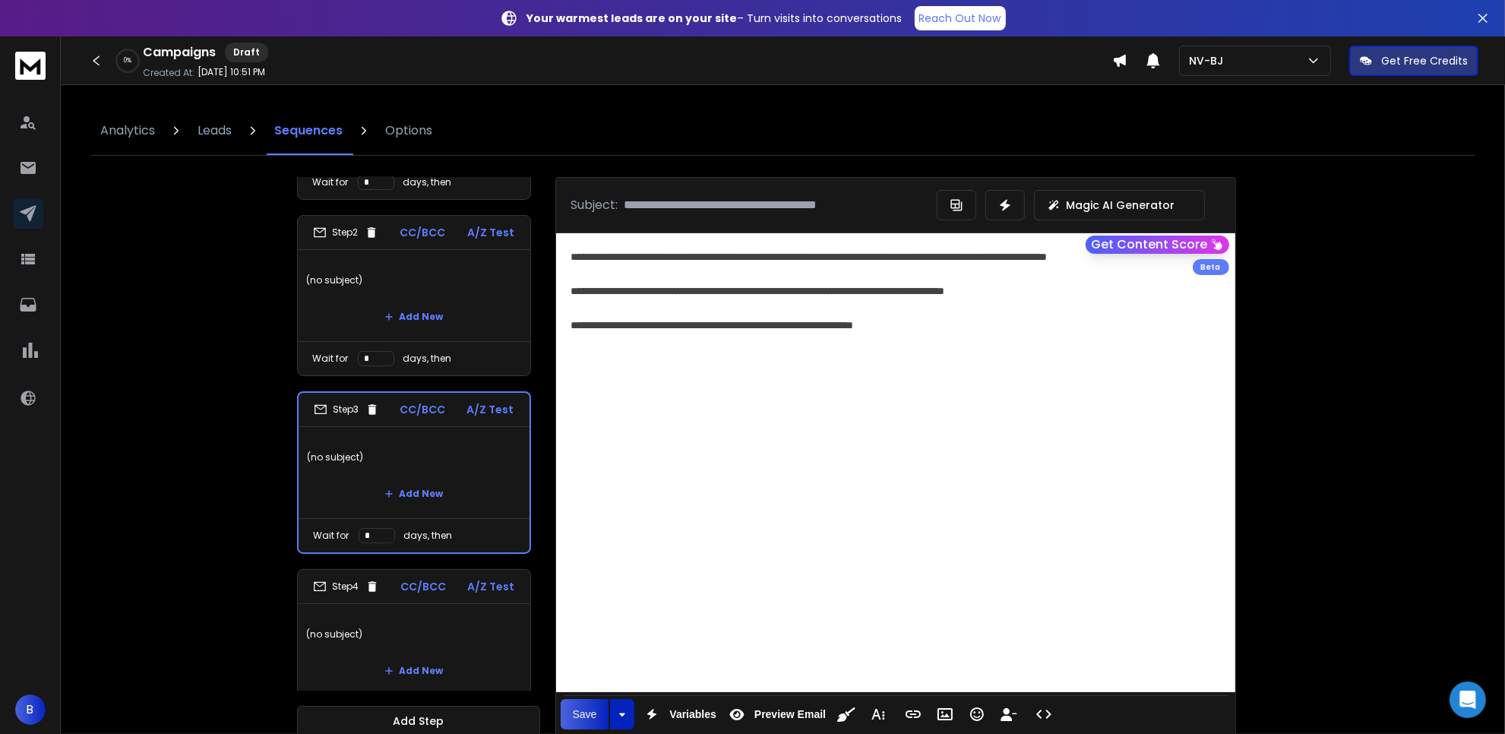
scroll to position [285, 0]
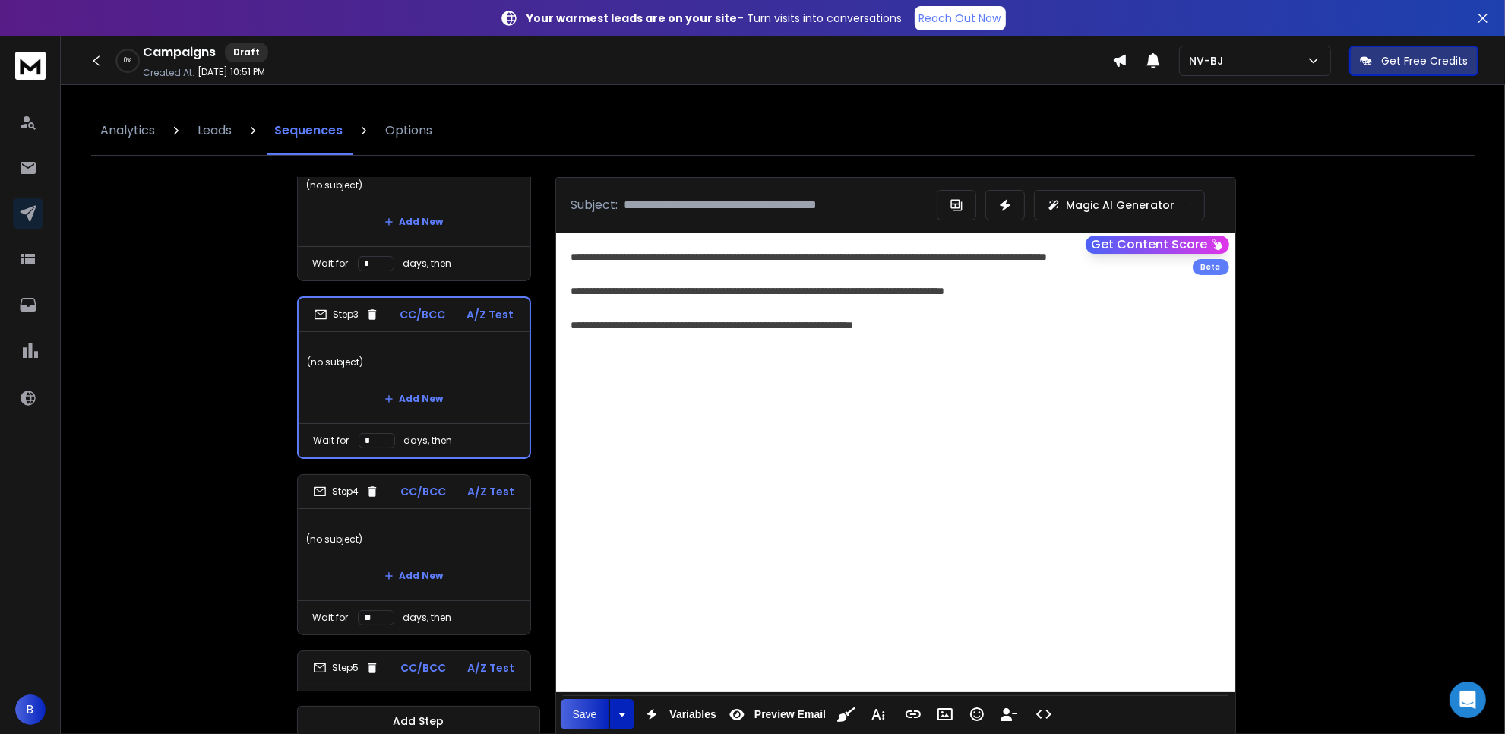
click at [445, 552] on p "(no subject)" at bounding box center [414, 539] width 214 height 43
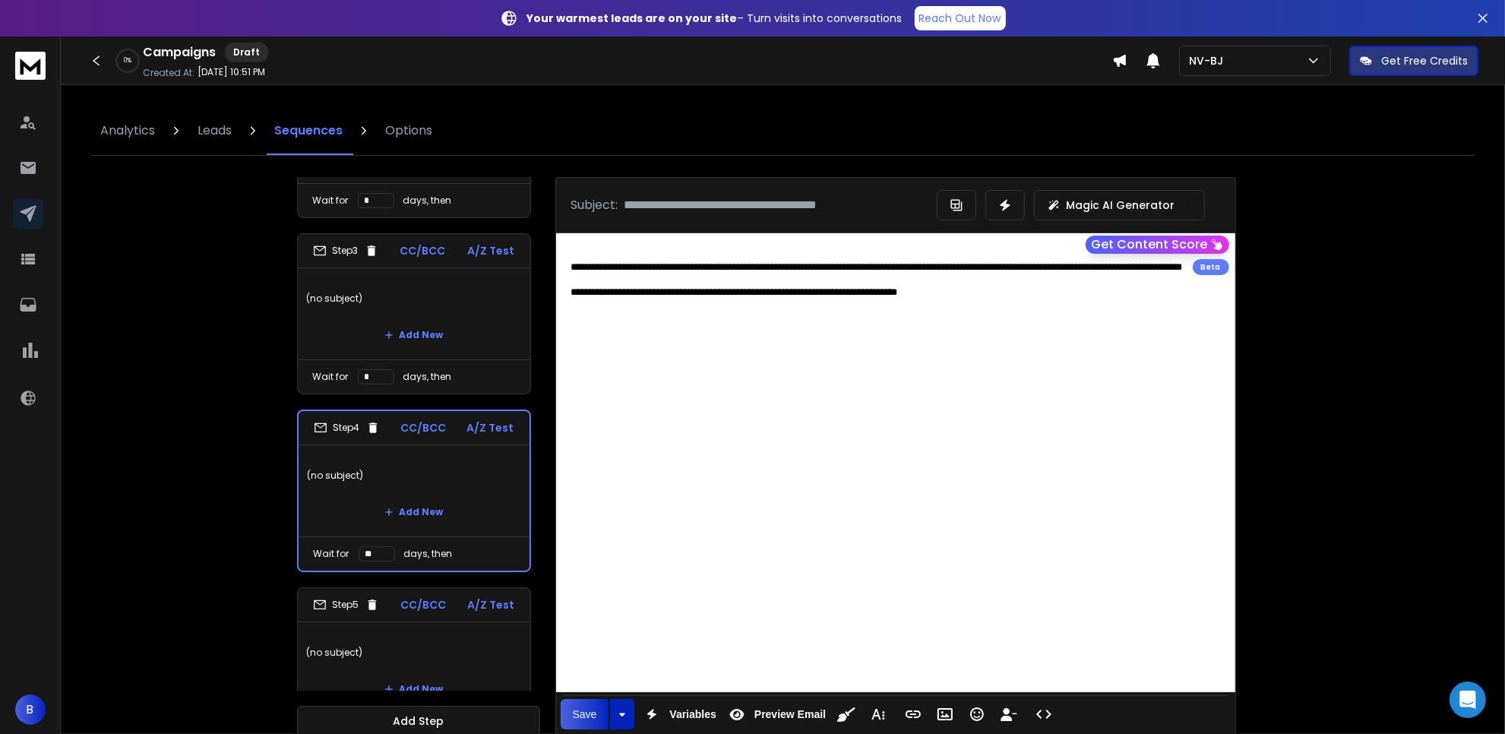
scroll to position [475, 0]
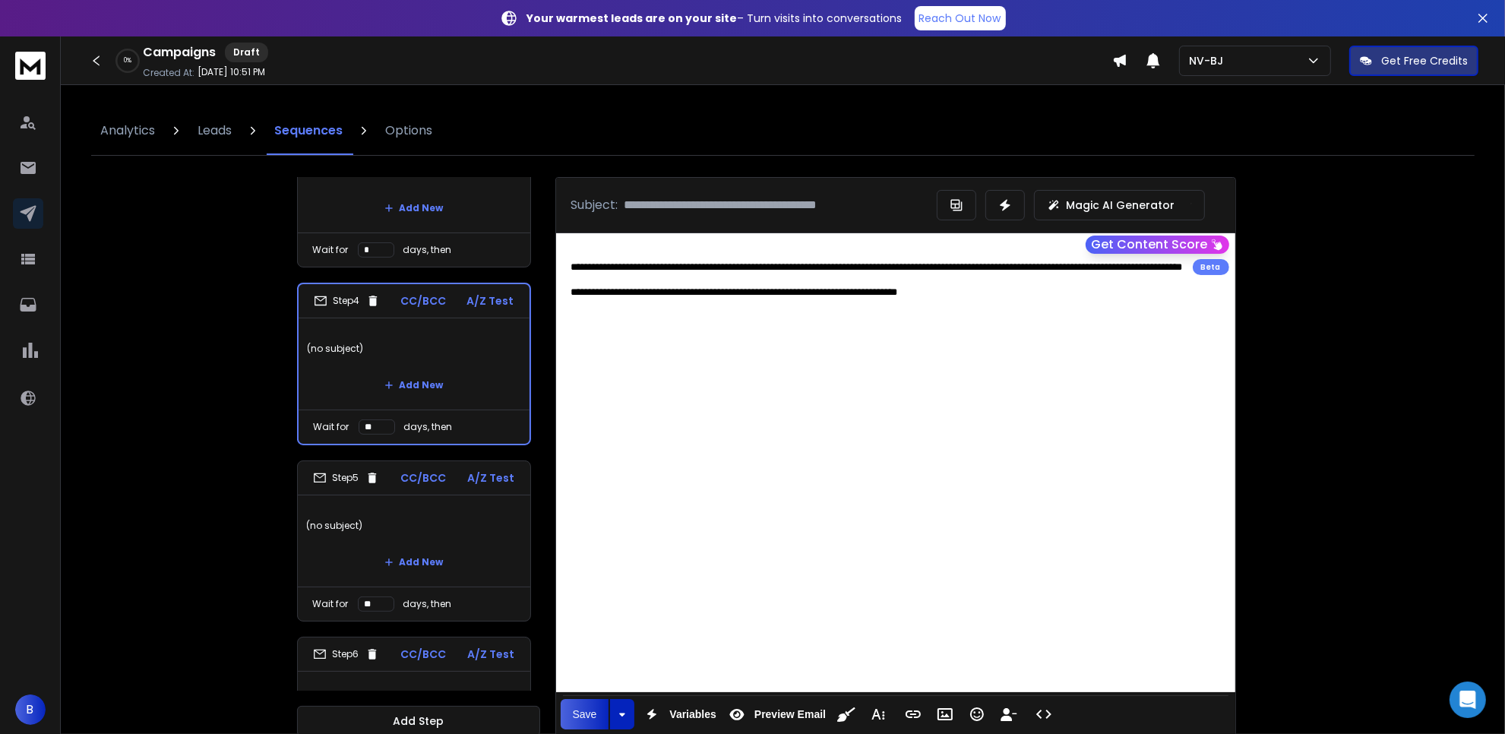
click at [465, 538] on p "(no subject)" at bounding box center [414, 526] width 214 height 43
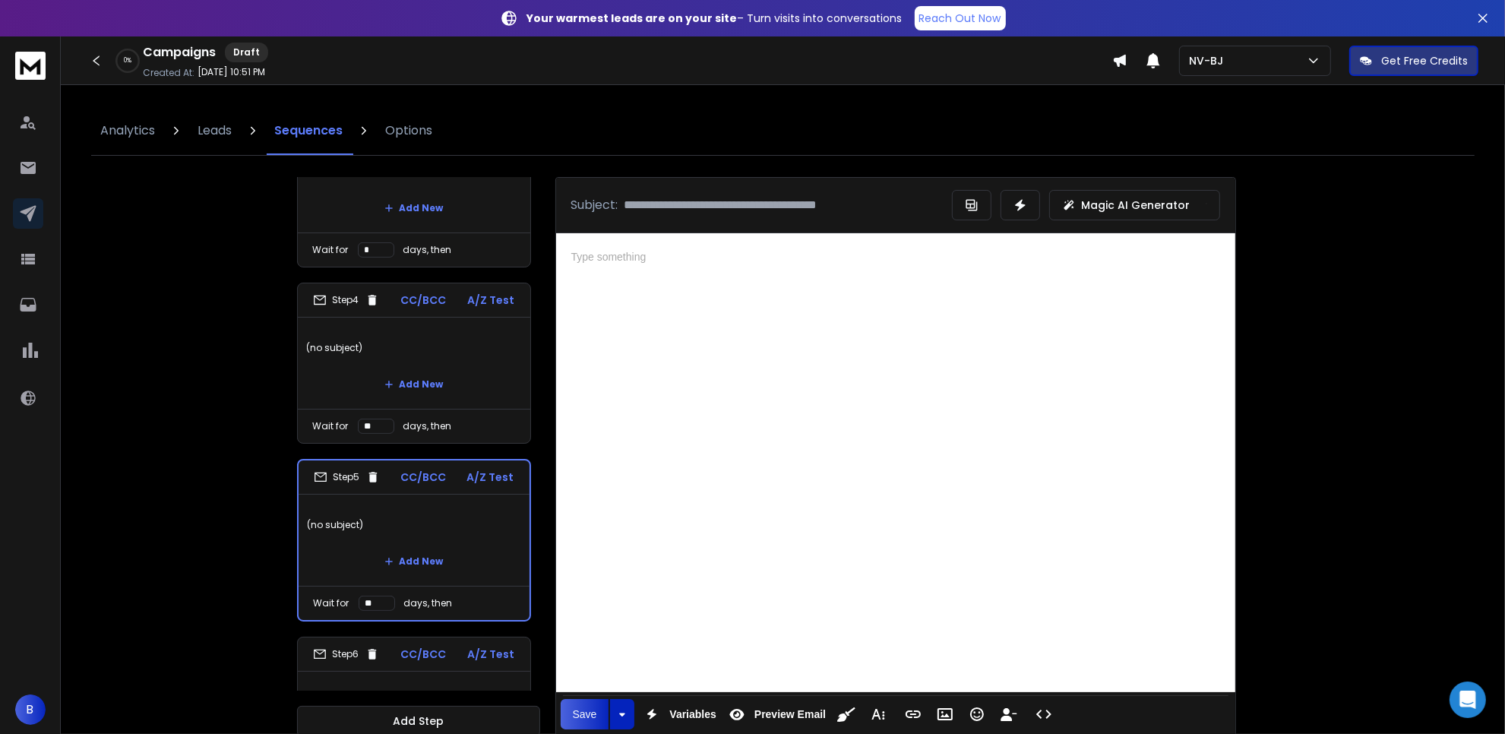
click at [644, 294] on div at bounding box center [895, 453] width 679 height 441
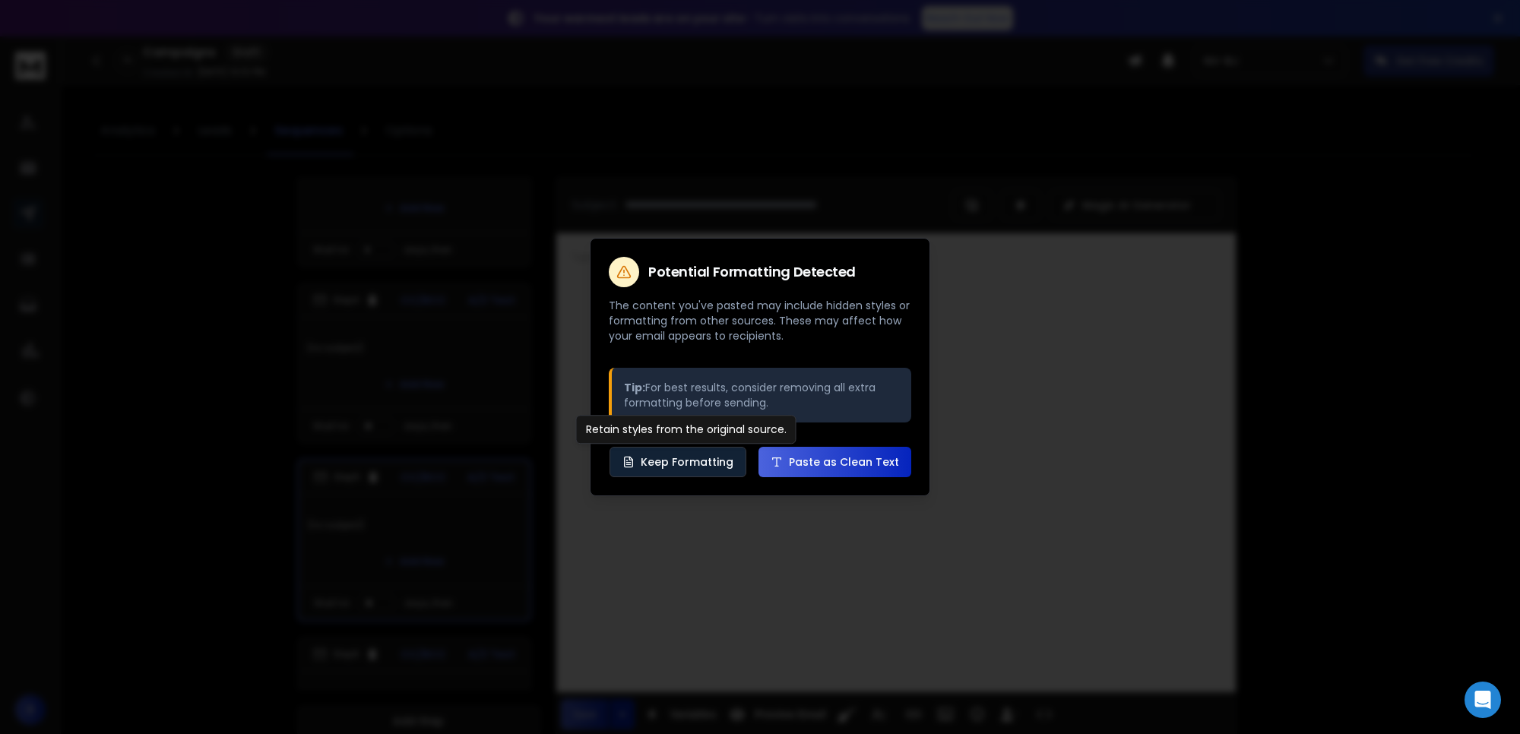
click at [712, 454] on button "Keep Formatting" at bounding box center [677, 462] width 137 height 30
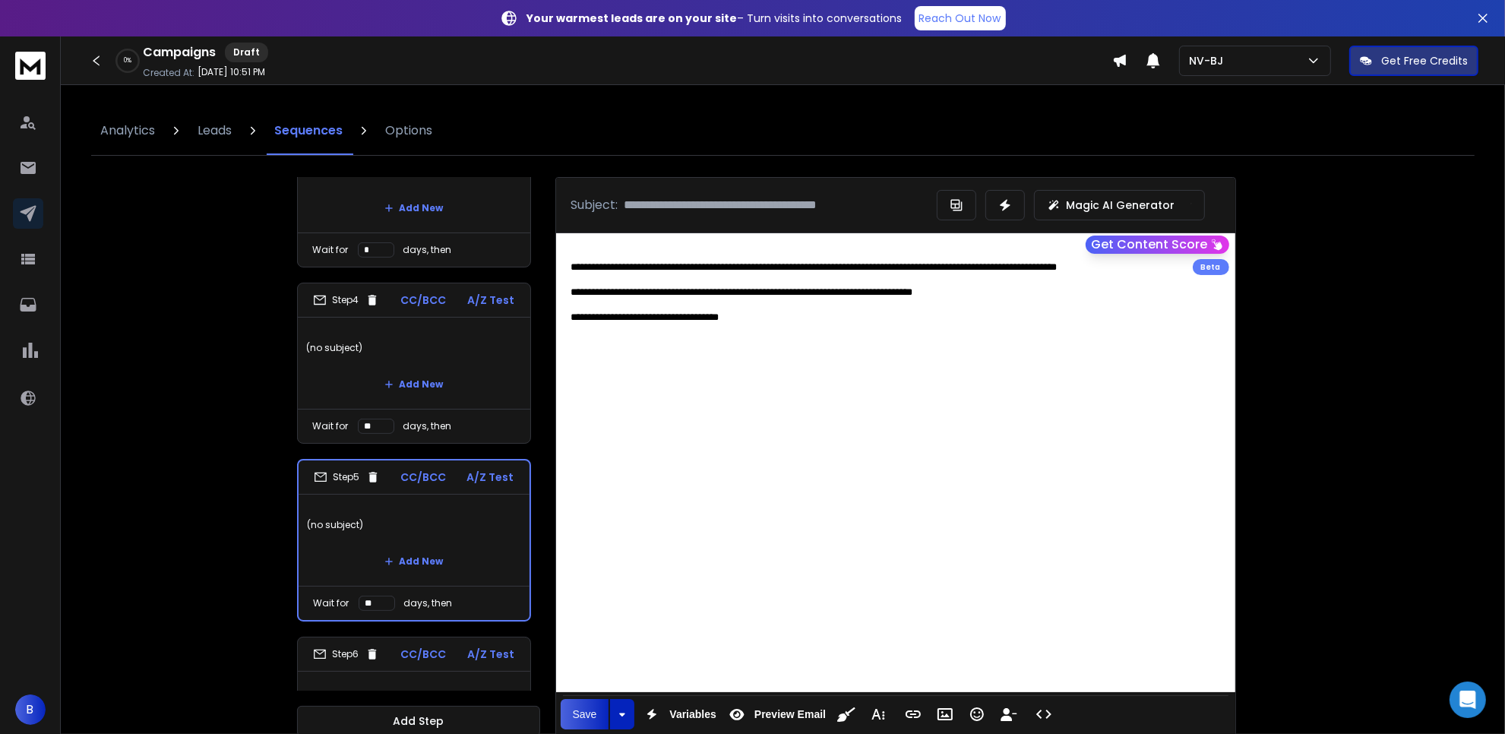
click at [799, 290] on span "**********" at bounding box center [742, 292] width 342 height 10
click at [815, 346] on div at bounding box center [895, 344] width 649 height 17
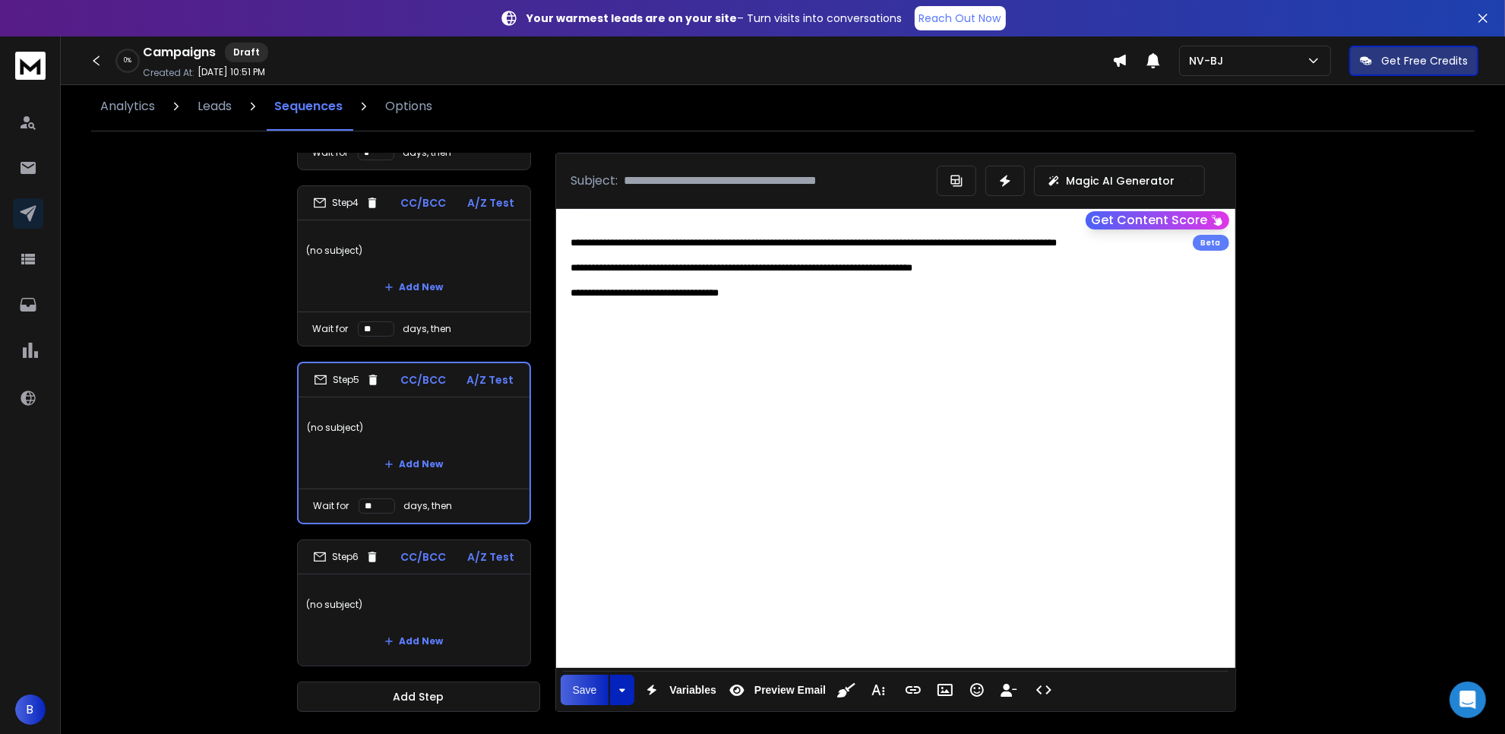
scroll to position [29, 0]
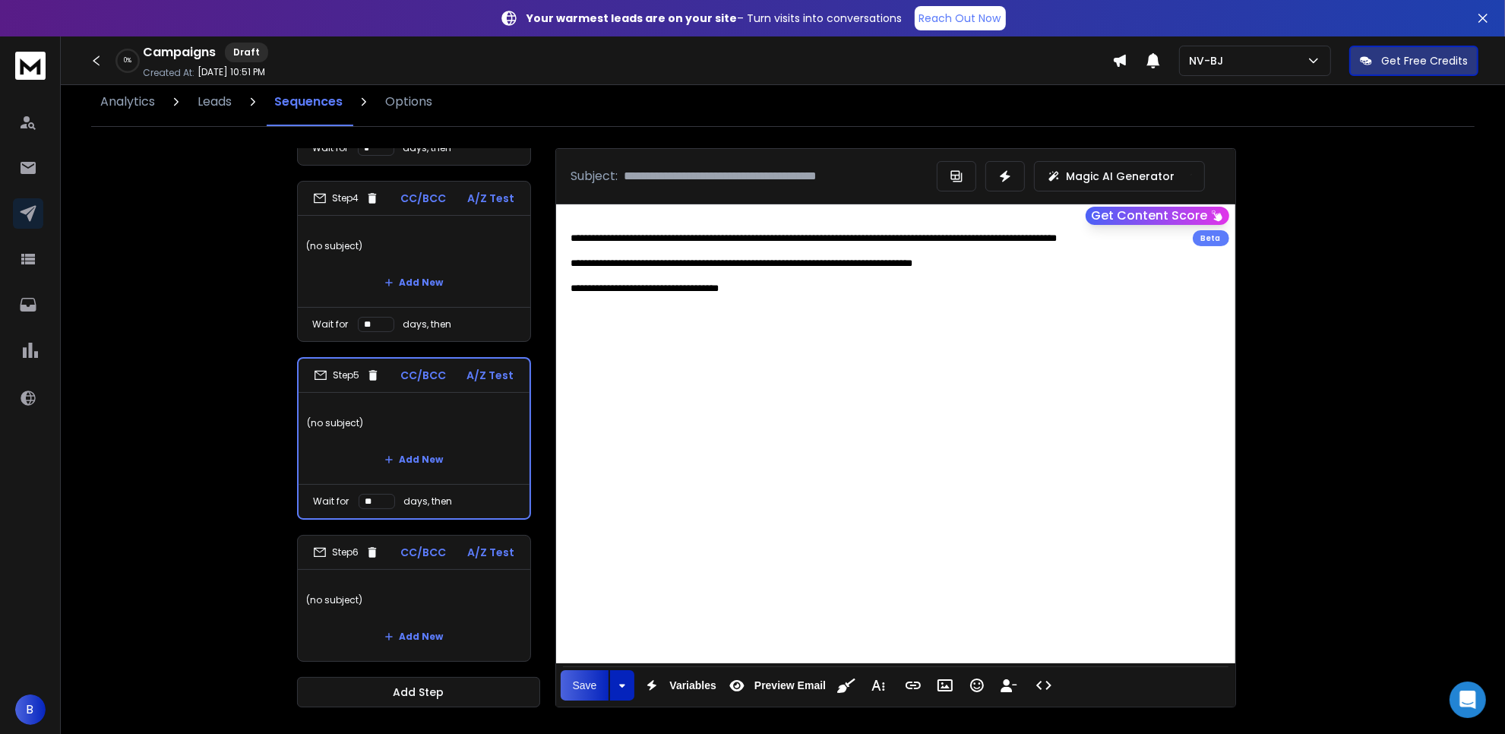
click at [447, 593] on p "(no subject)" at bounding box center [414, 600] width 214 height 43
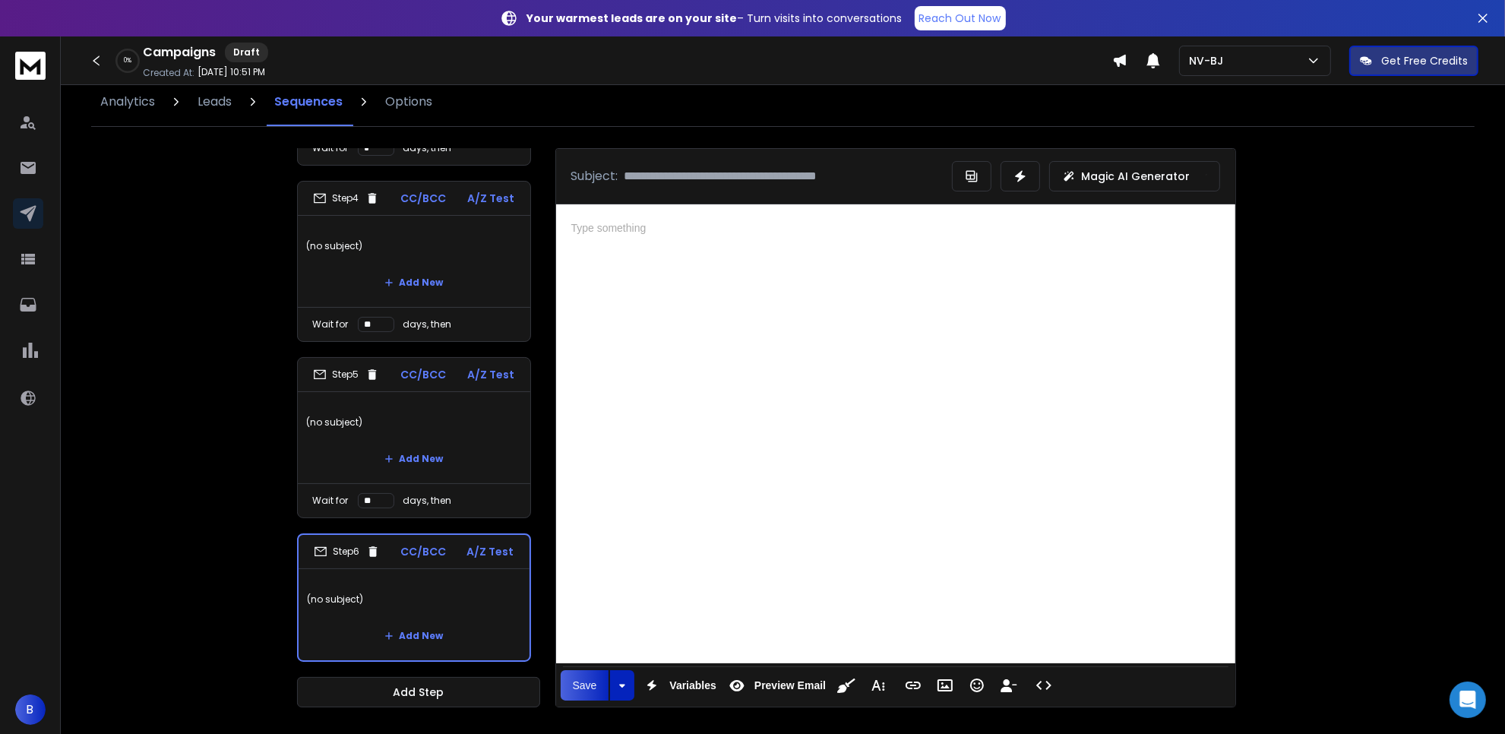
click at [466, 438] on p "(no subject)" at bounding box center [414, 422] width 214 height 43
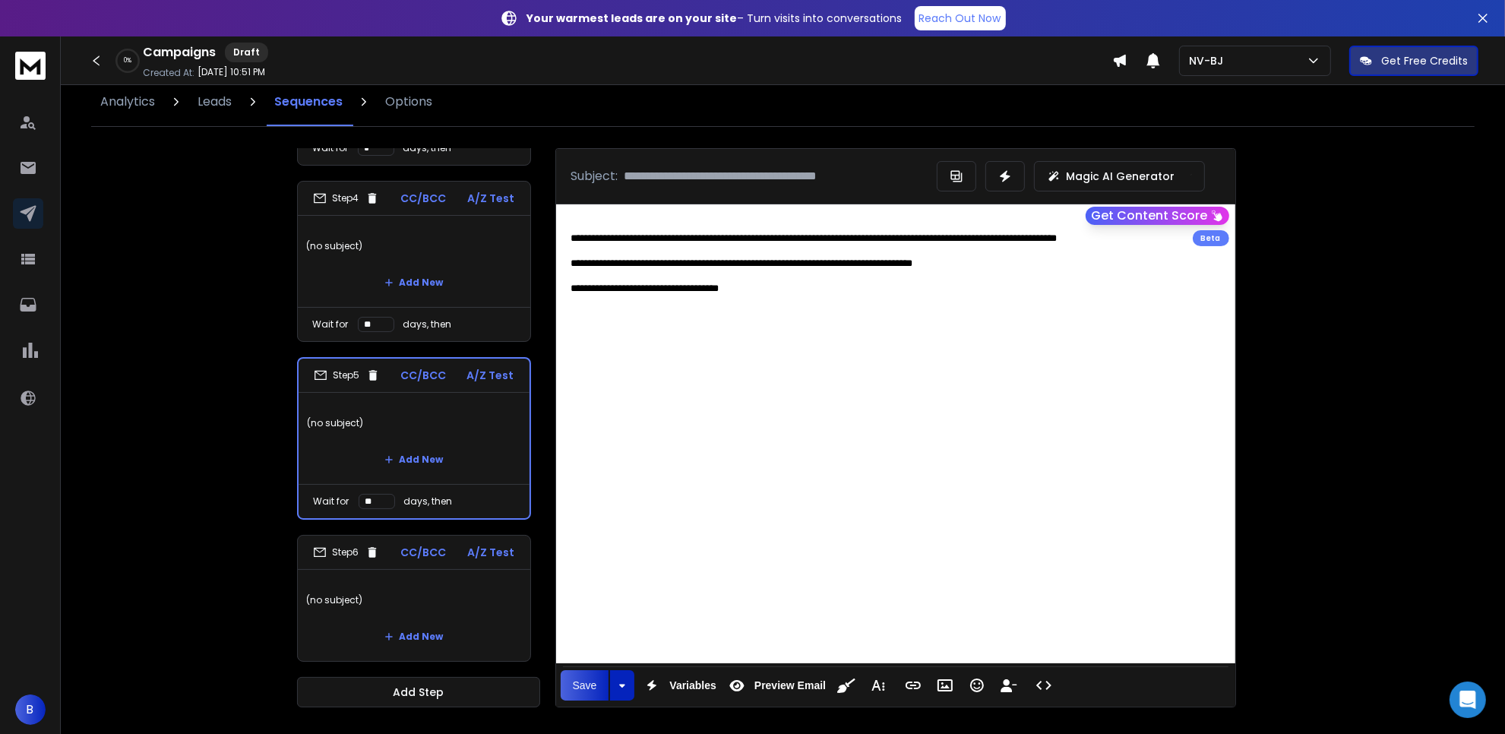
click at [442, 612] on p "(no subject)" at bounding box center [414, 600] width 214 height 43
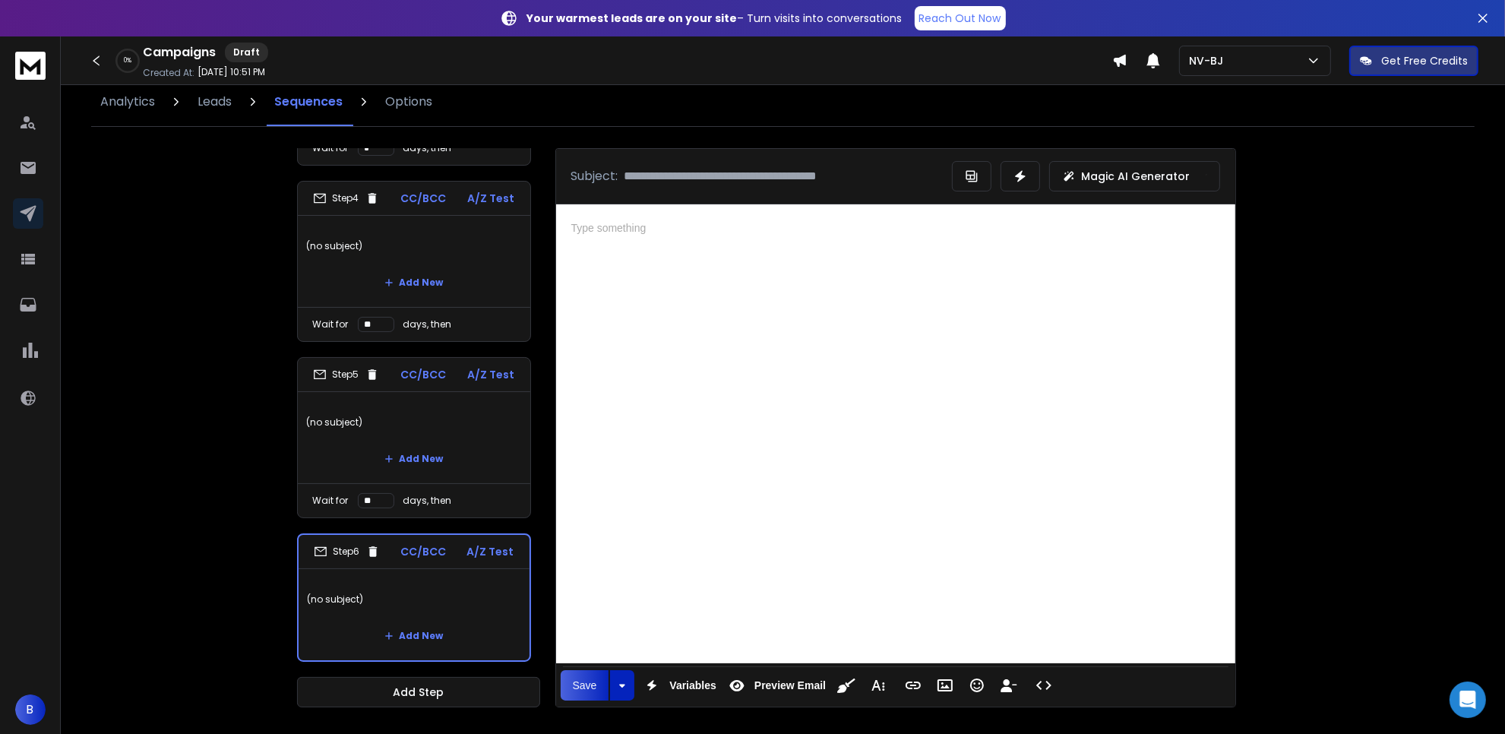
click at [644, 236] on div at bounding box center [895, 228] width 649 height 17
click at [628, 233] on div at bounding box center [895, 228] width 649 height 17
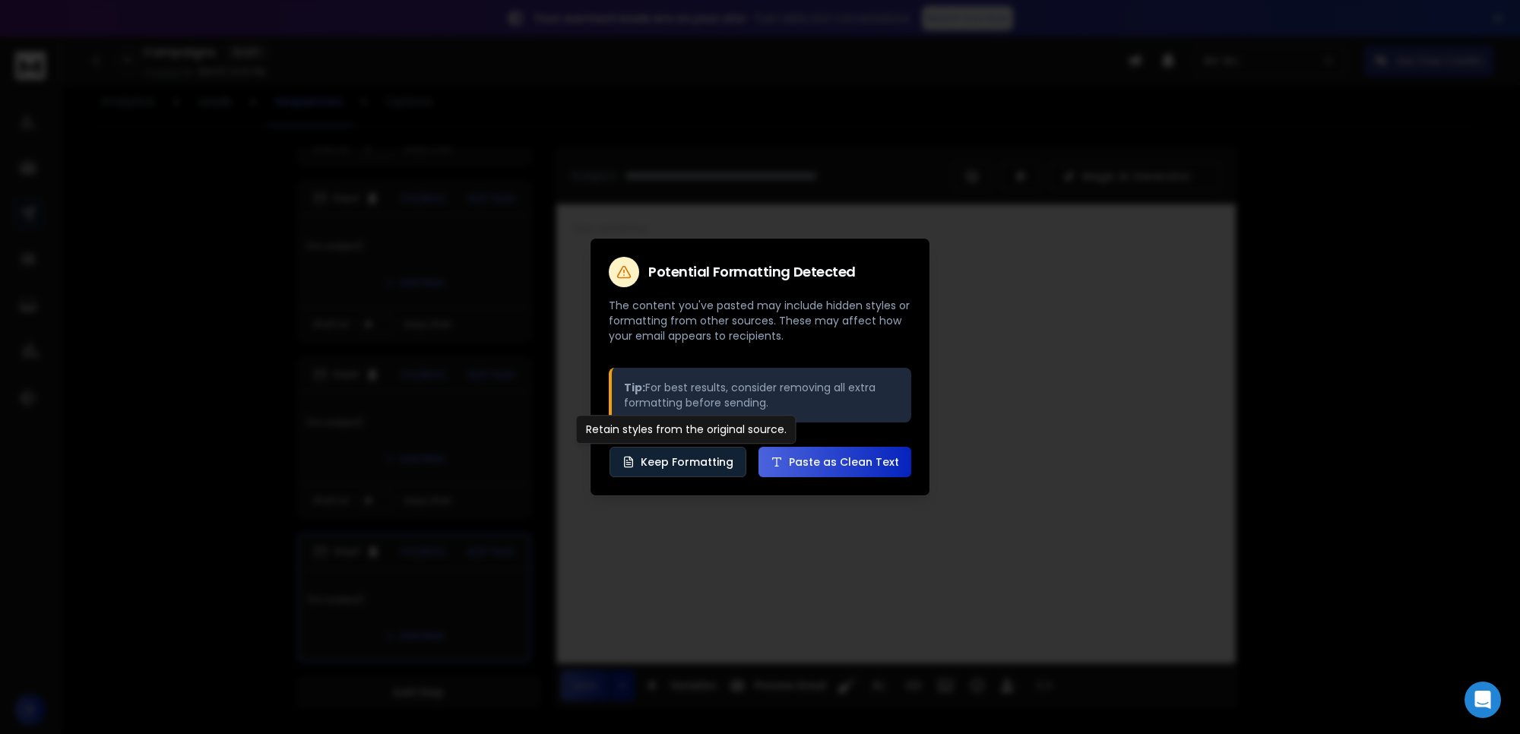
click at [704, 457] on button "Keep Formatting" at bounding box center [677, 462] width 137 height 30
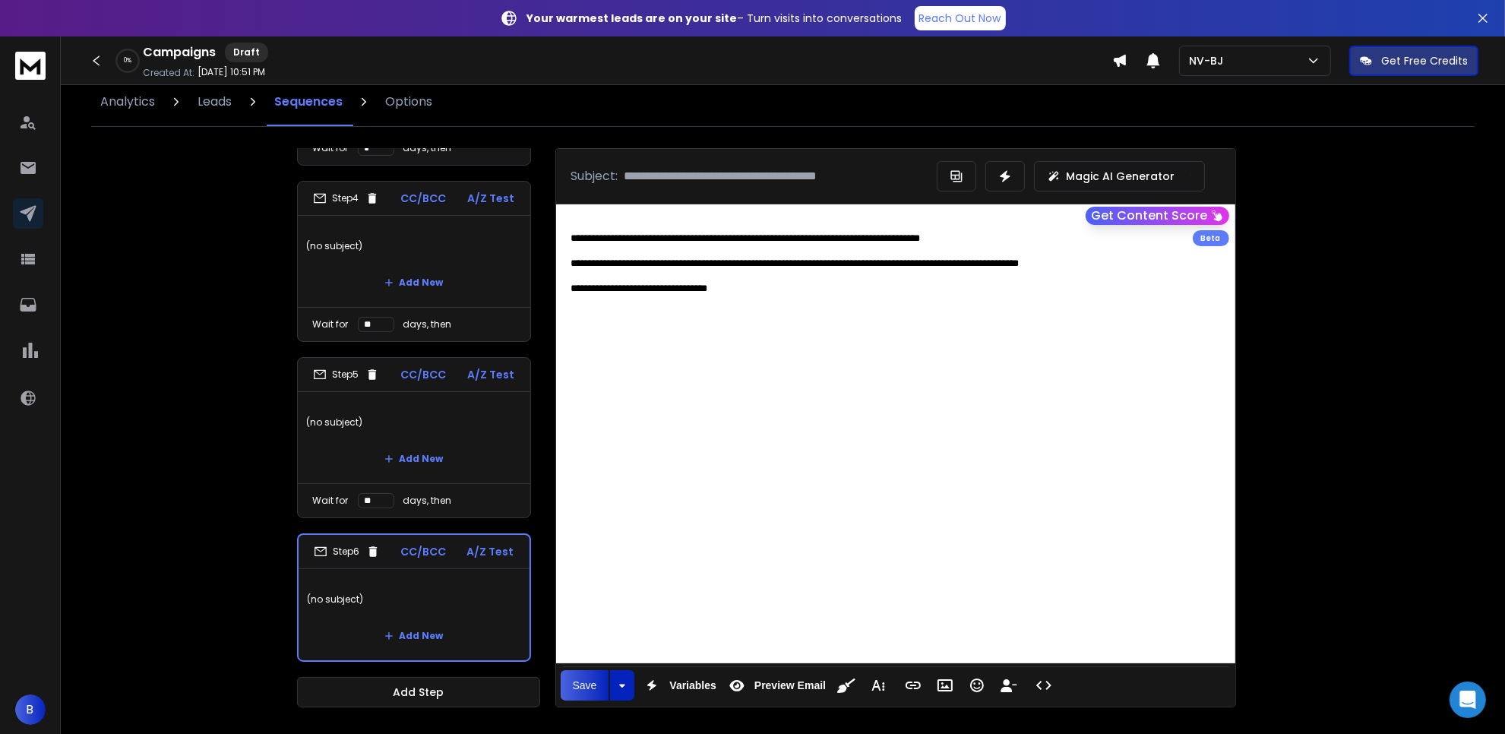
click at [844, 264] on span "**********" at bounding box center [795, 263] width 448 height 10
click at [1008, 262] on span "**********" at bounding box center [795, 263] width 448 height 10
click at [790, 290] on p "**********" at bounding box center [895, 288] width 649 height 13
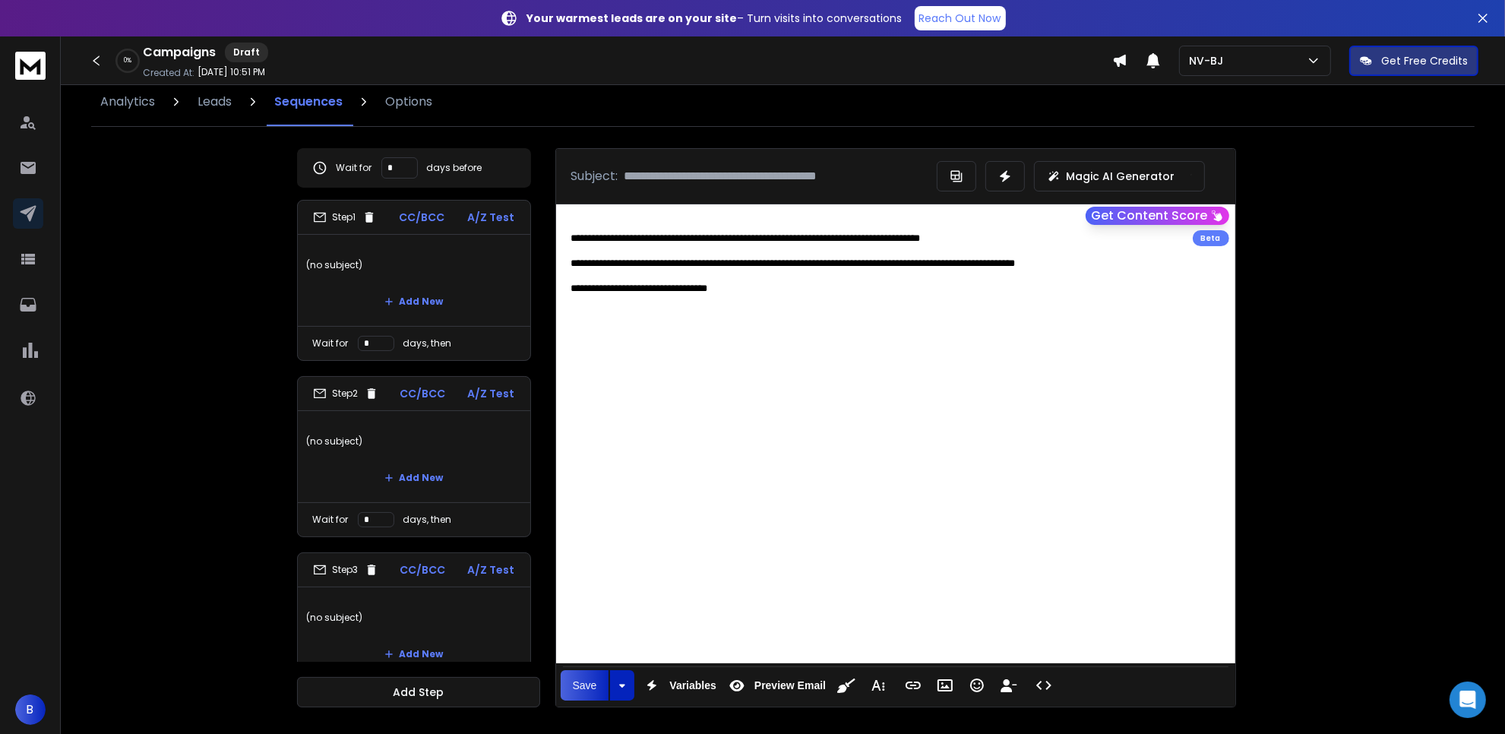
click at [475, 452] on p "(no subject)" at bounding box center [414, 441] width 214 height 43
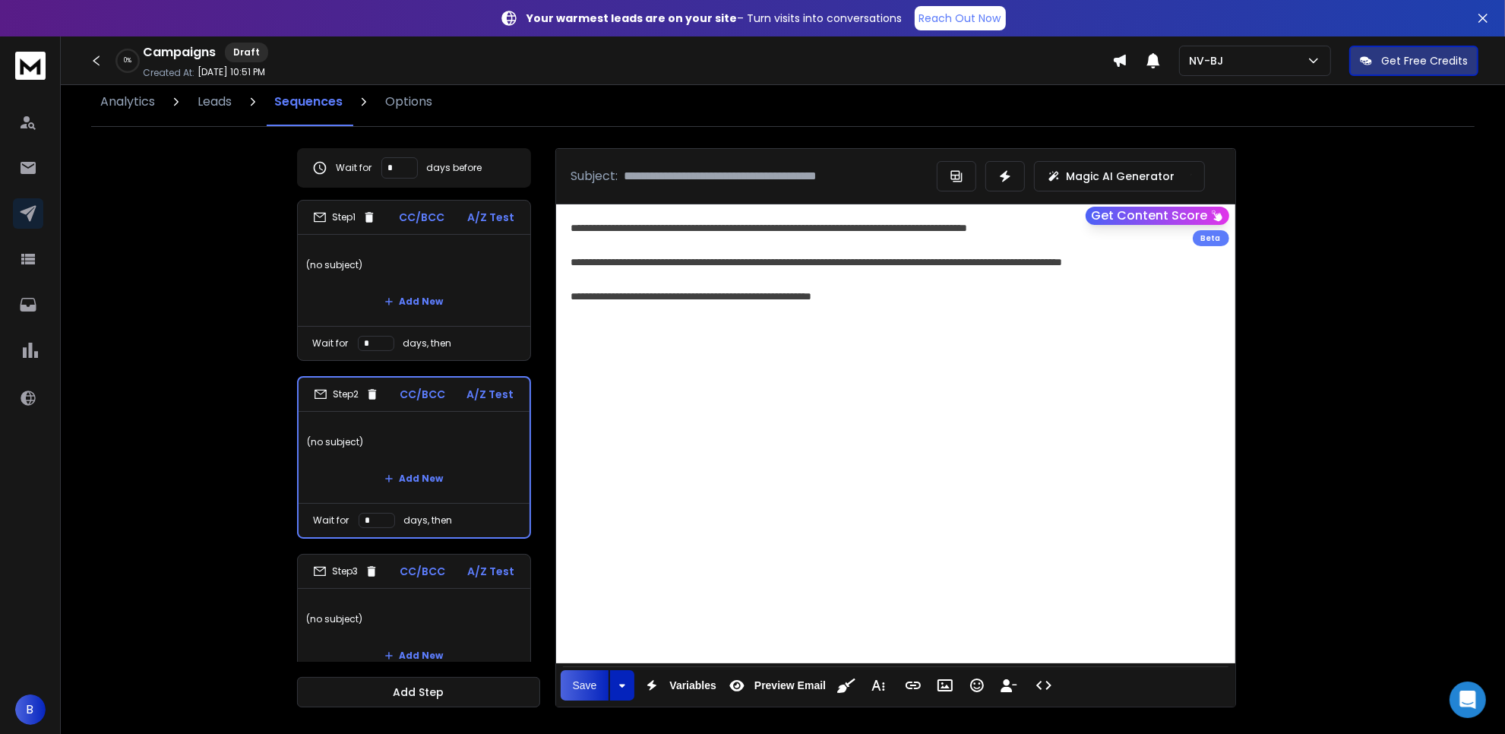
click at [475, 262] on p "(no subject)" at bounding box center [414, 265] width 214 height 43
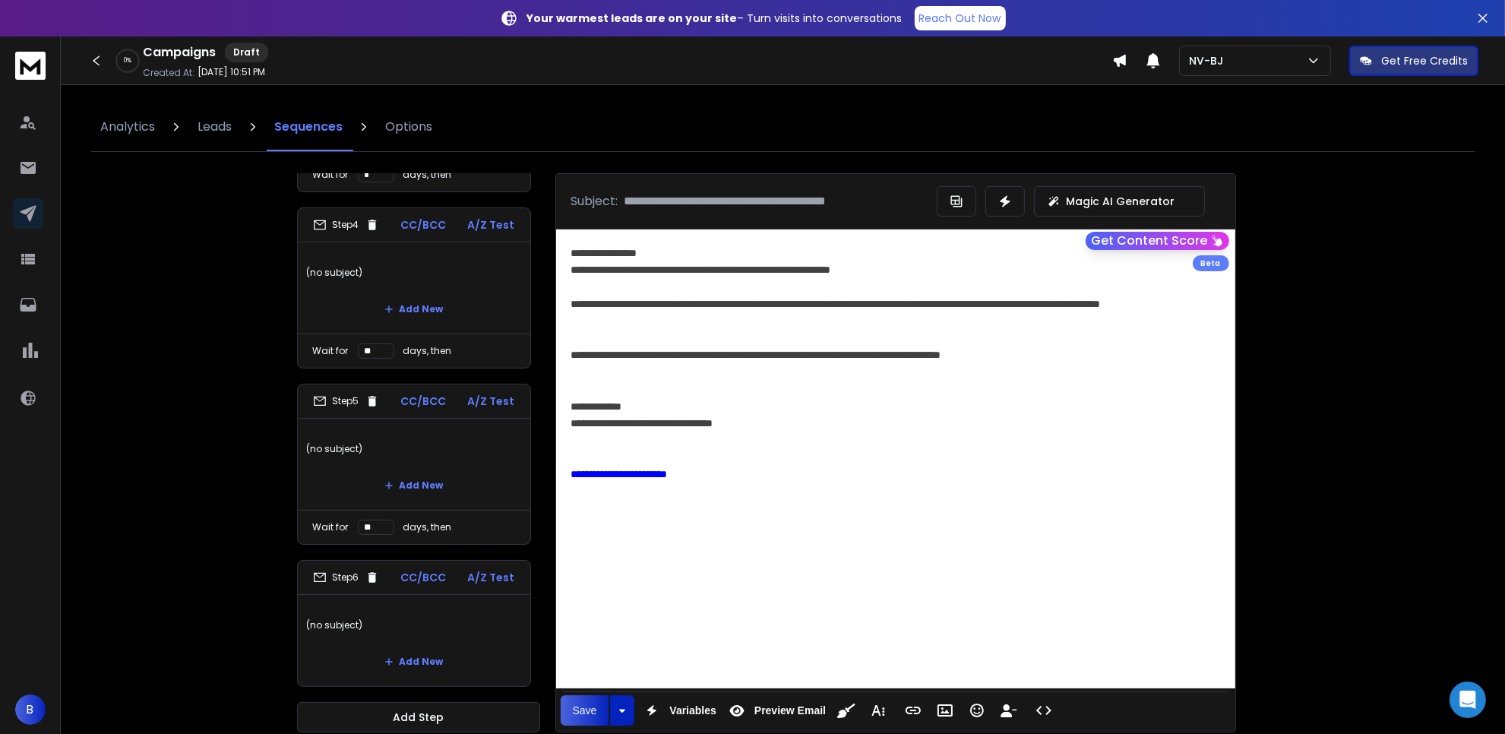
scroll to position [29, 0]
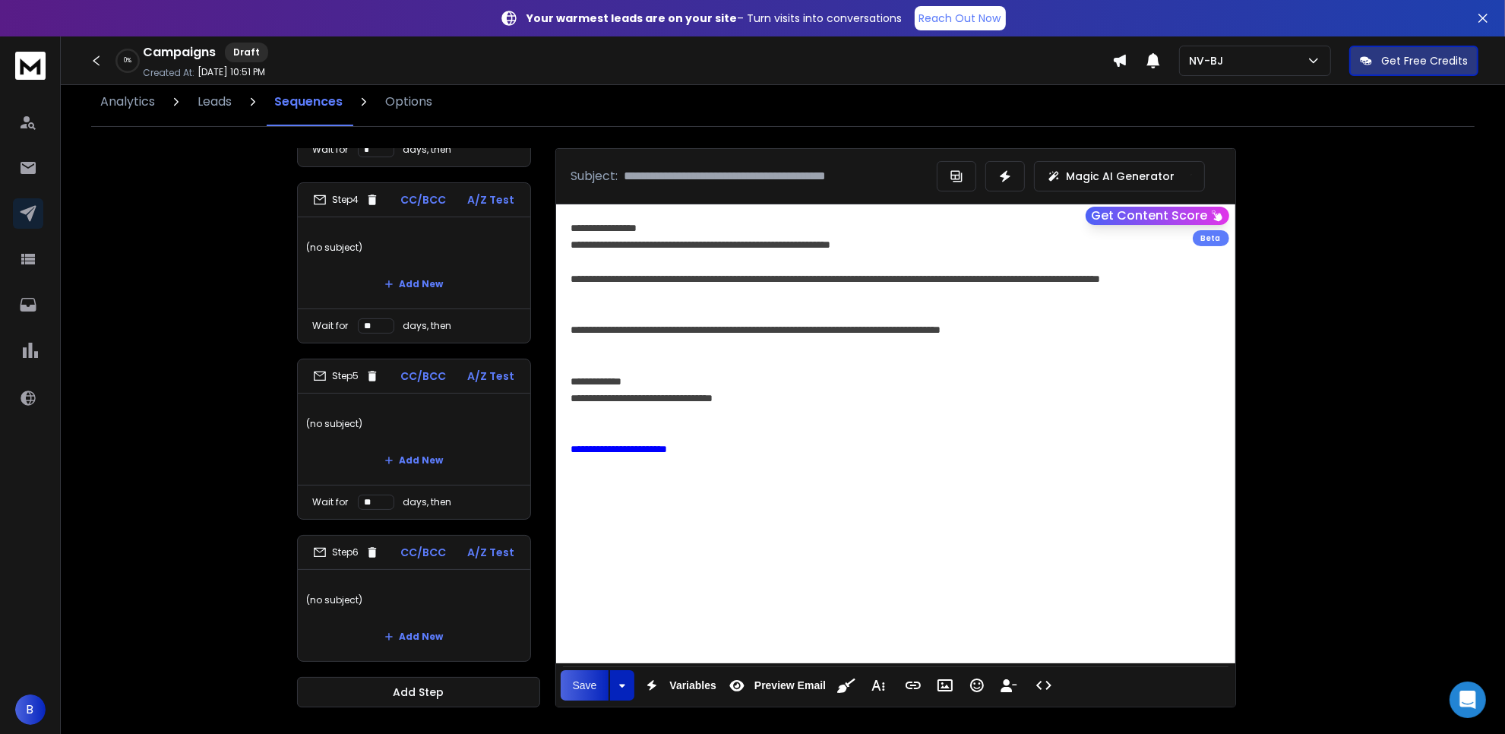
click at [434, 427] on p "(no subject)" at bounding box center [414, 424] width 214 height 43
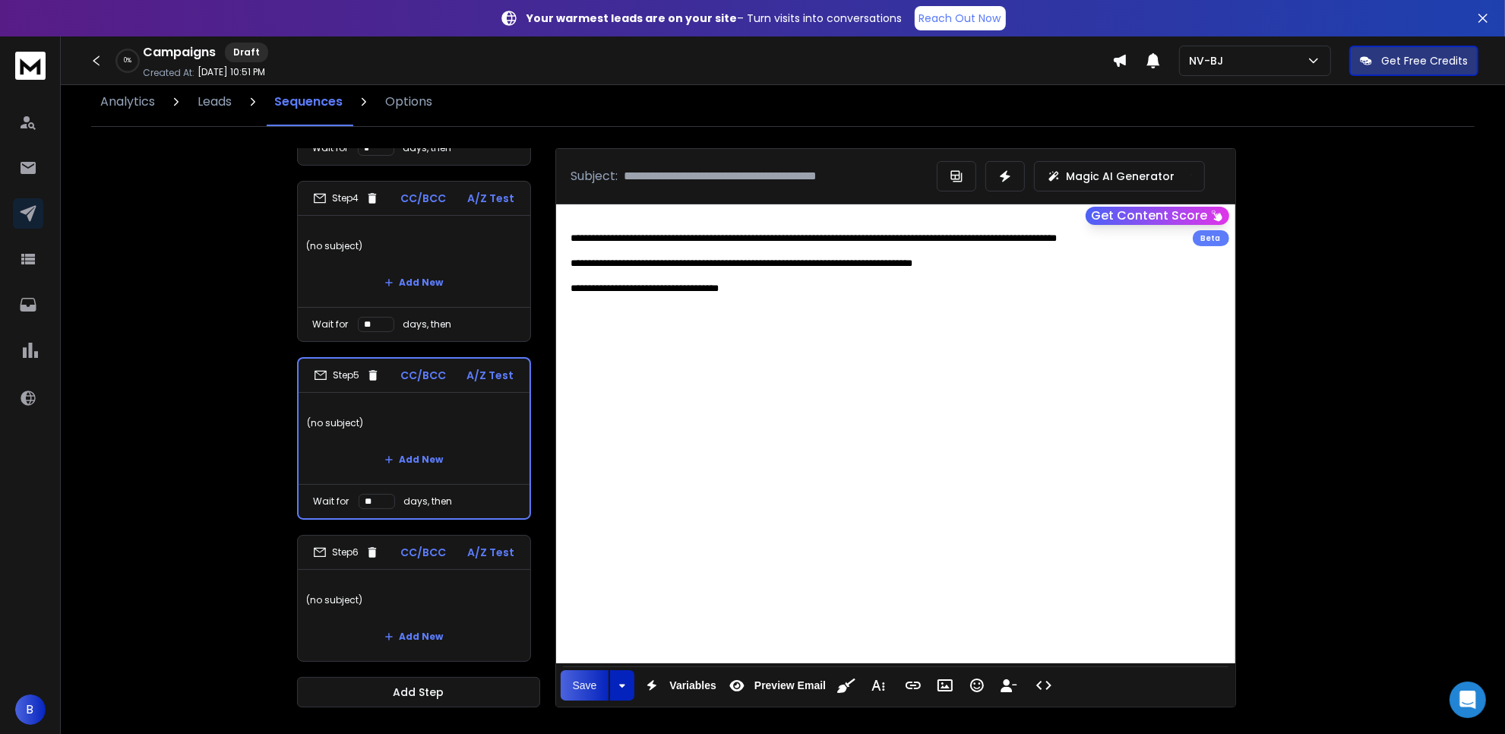
click at [412, 597] on p "(no subject)" at bounding box center [414, 600] width 214 height 43
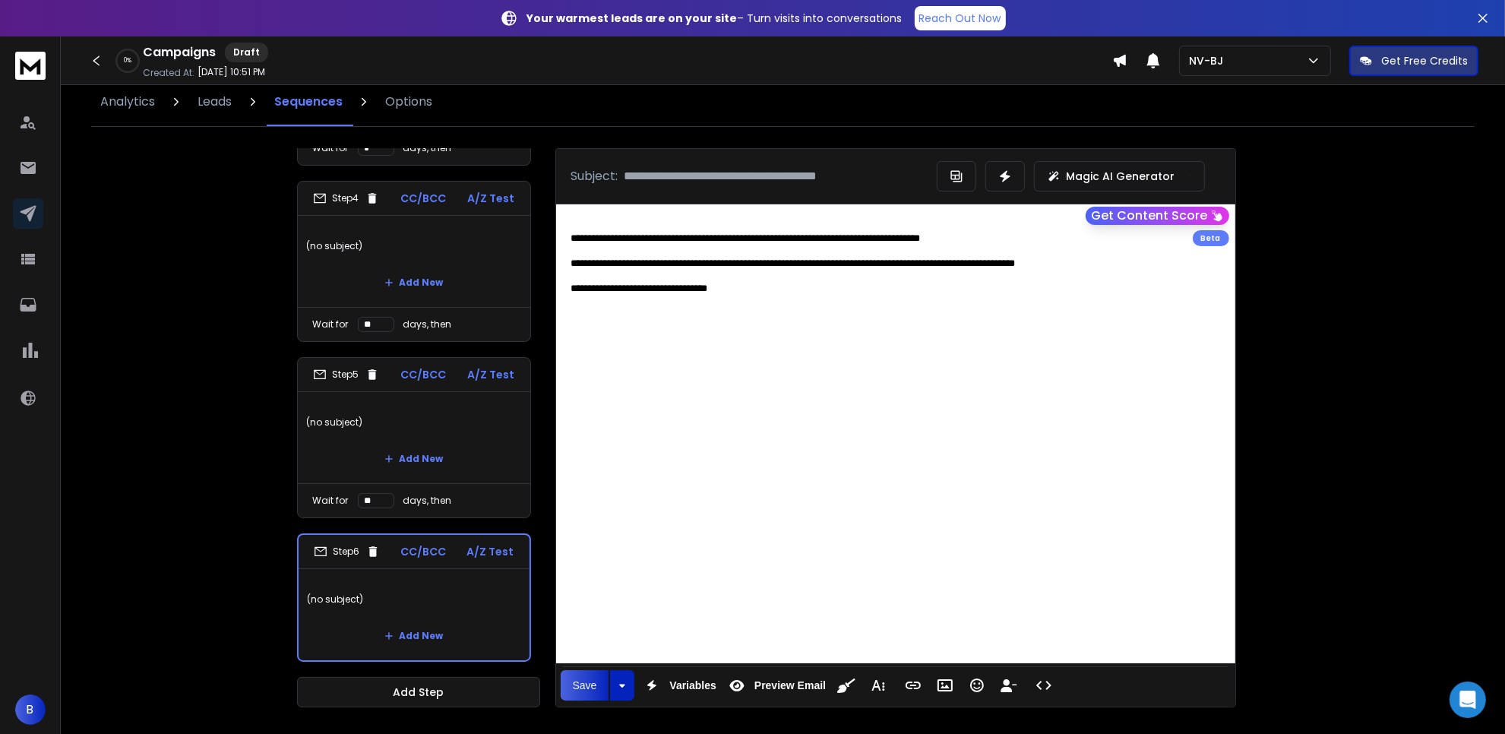
click at [489, 438] on p "(no subject)" at bounding box center [414, 422] width 214 height 43
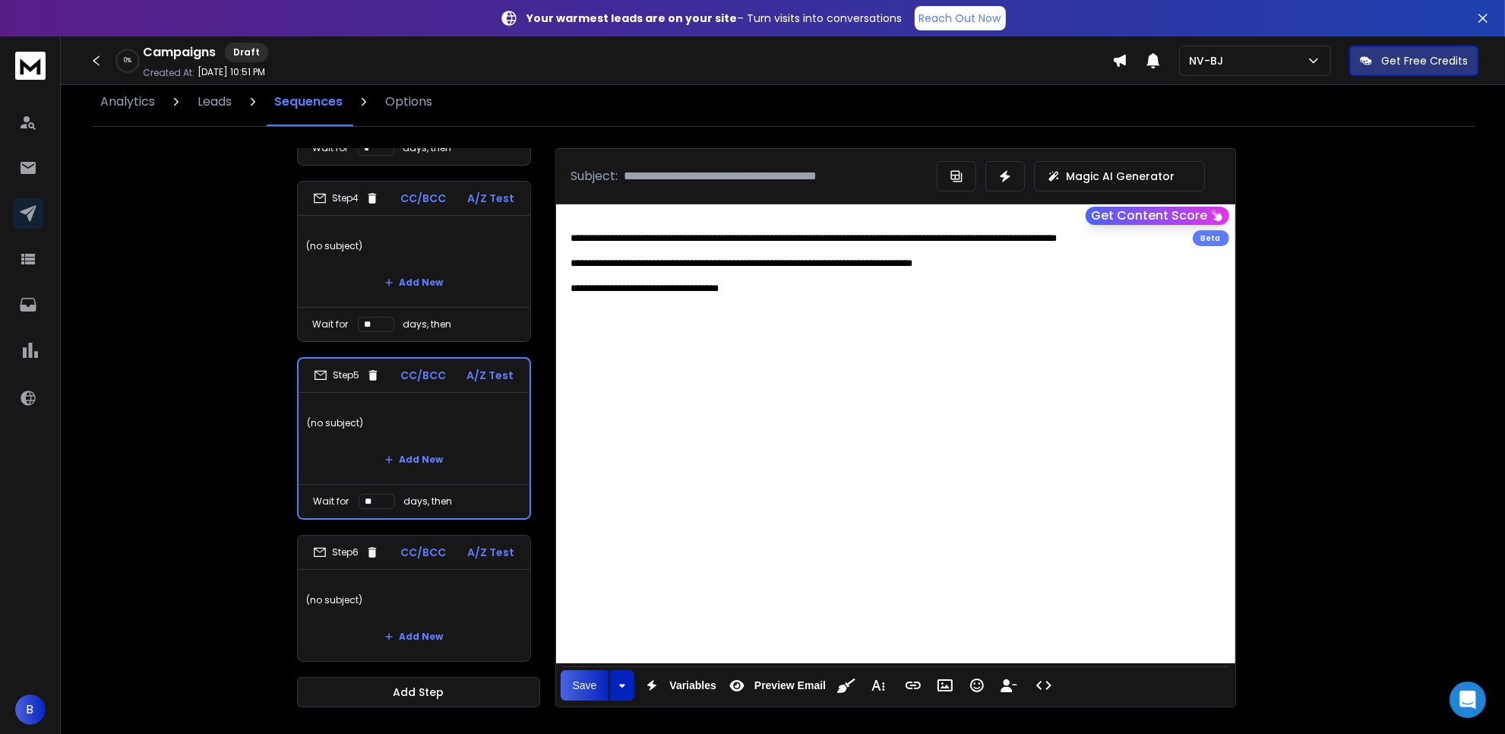
scroll to position [359, 0]
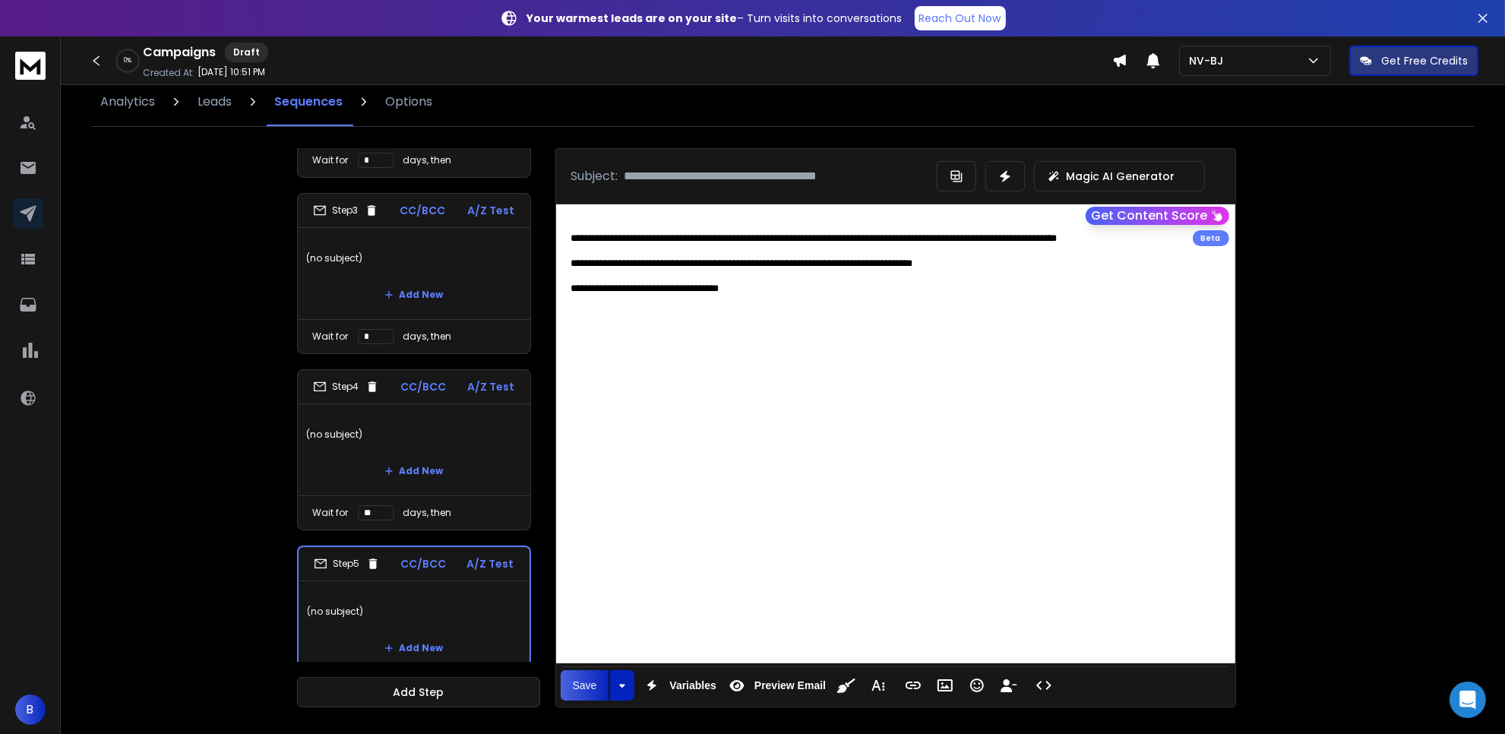
click at [464, 452] on p "(no subject)" at bounding box center [414, 434] width 214 height 43
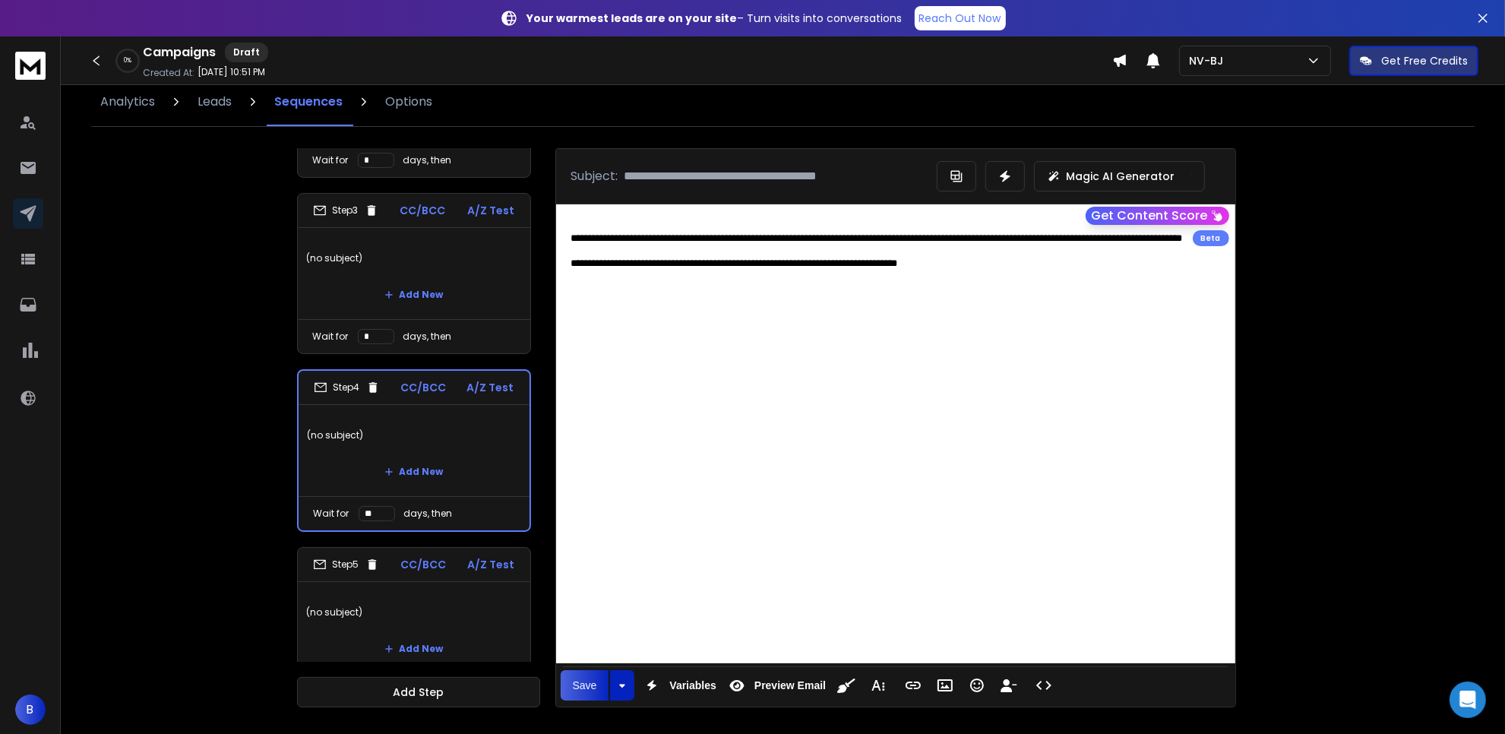
click at [448, 272] on p "(no subject)" at bounding box center [414, 258] width 214 height 43
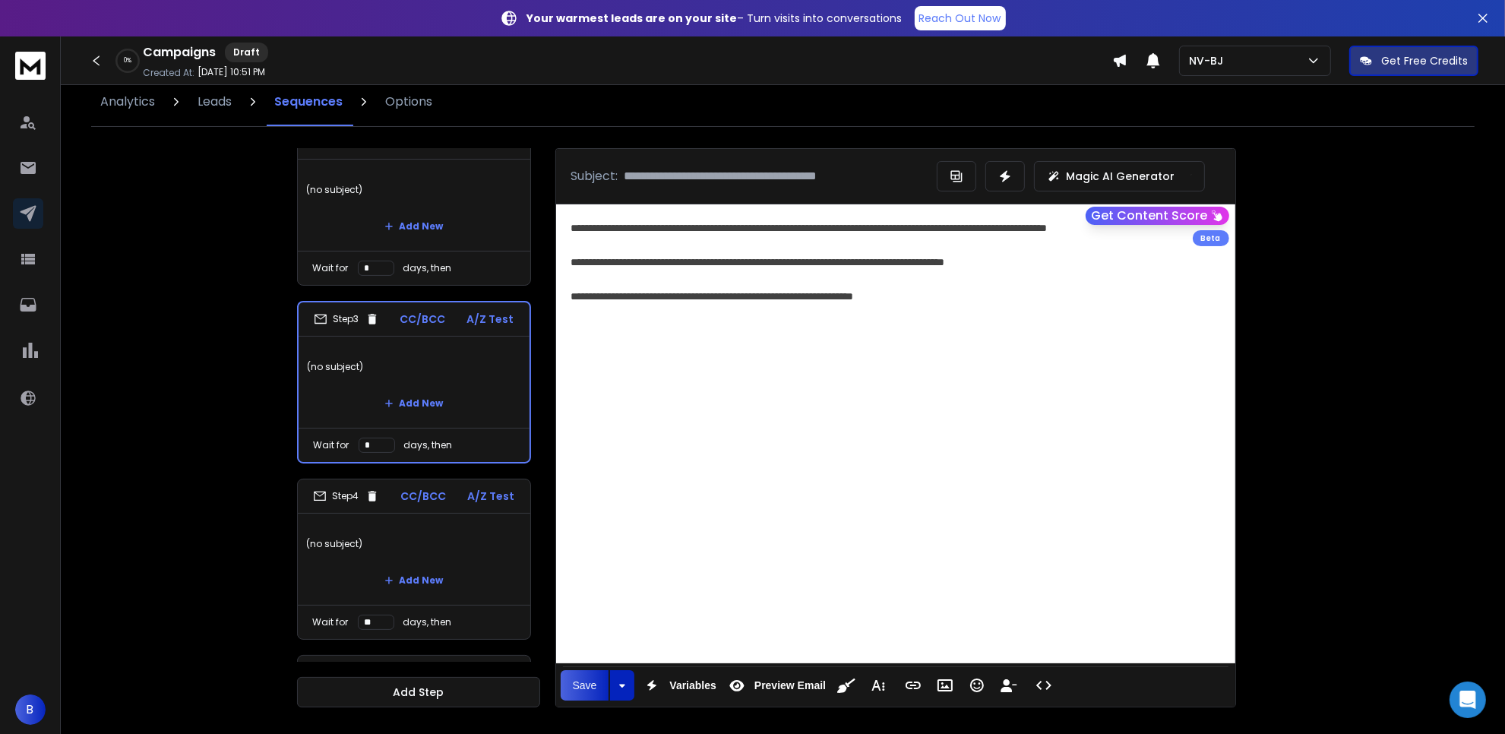
scroll to position [0, 0]
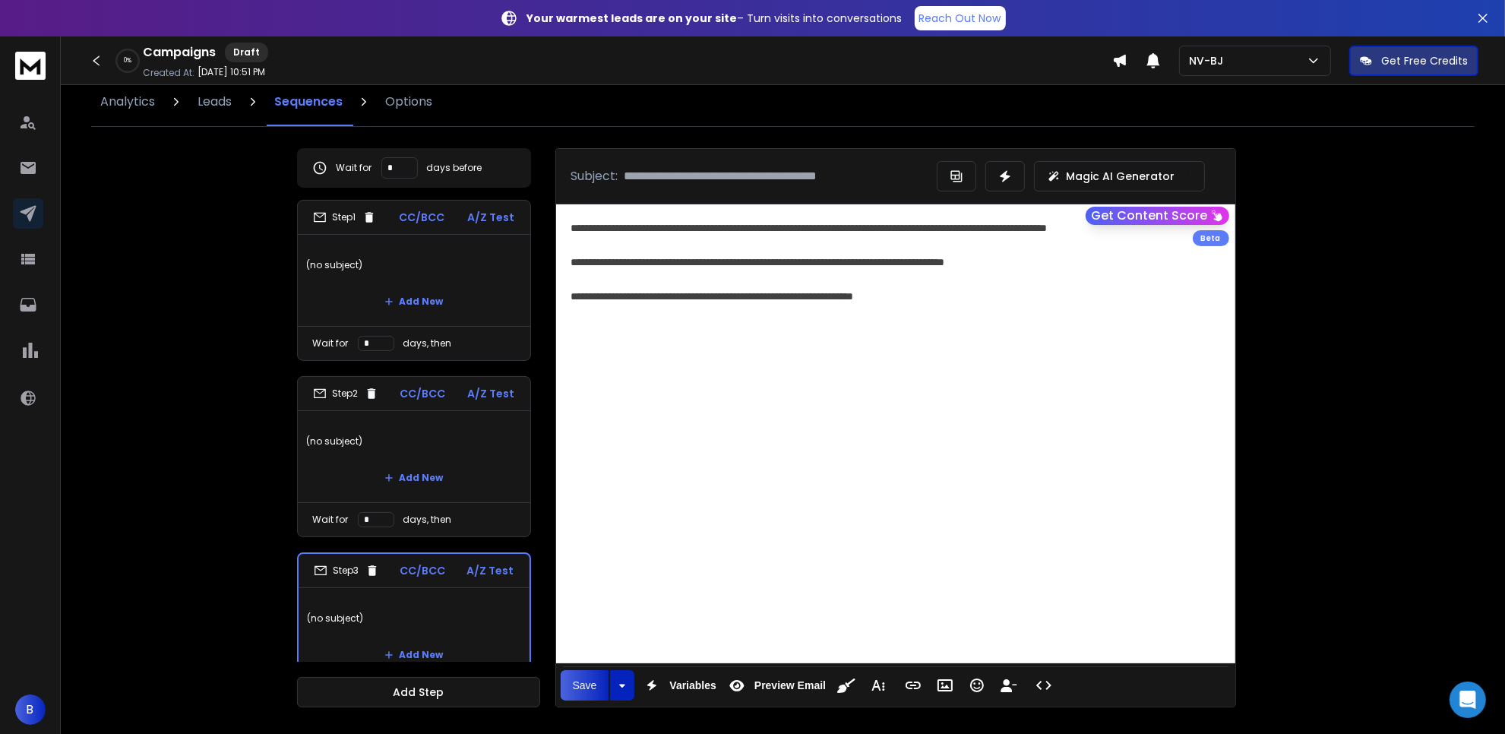
click at [456, 461] on div "(no subject) Add New" at bounding box center [414, 456] width 233 height 91
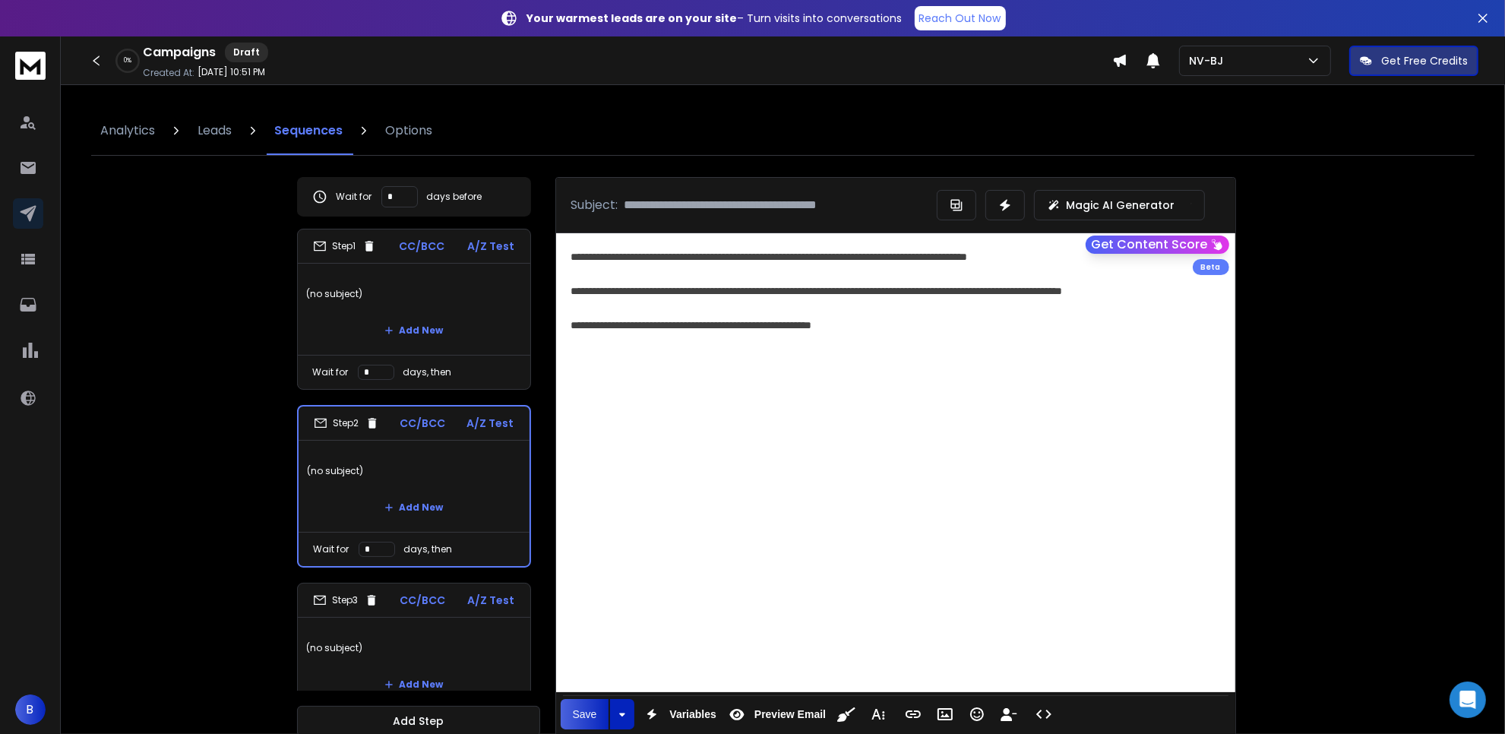
click at [411, 666] on p "(no subject)" at bounding box center [414, 648] width 214 height 43
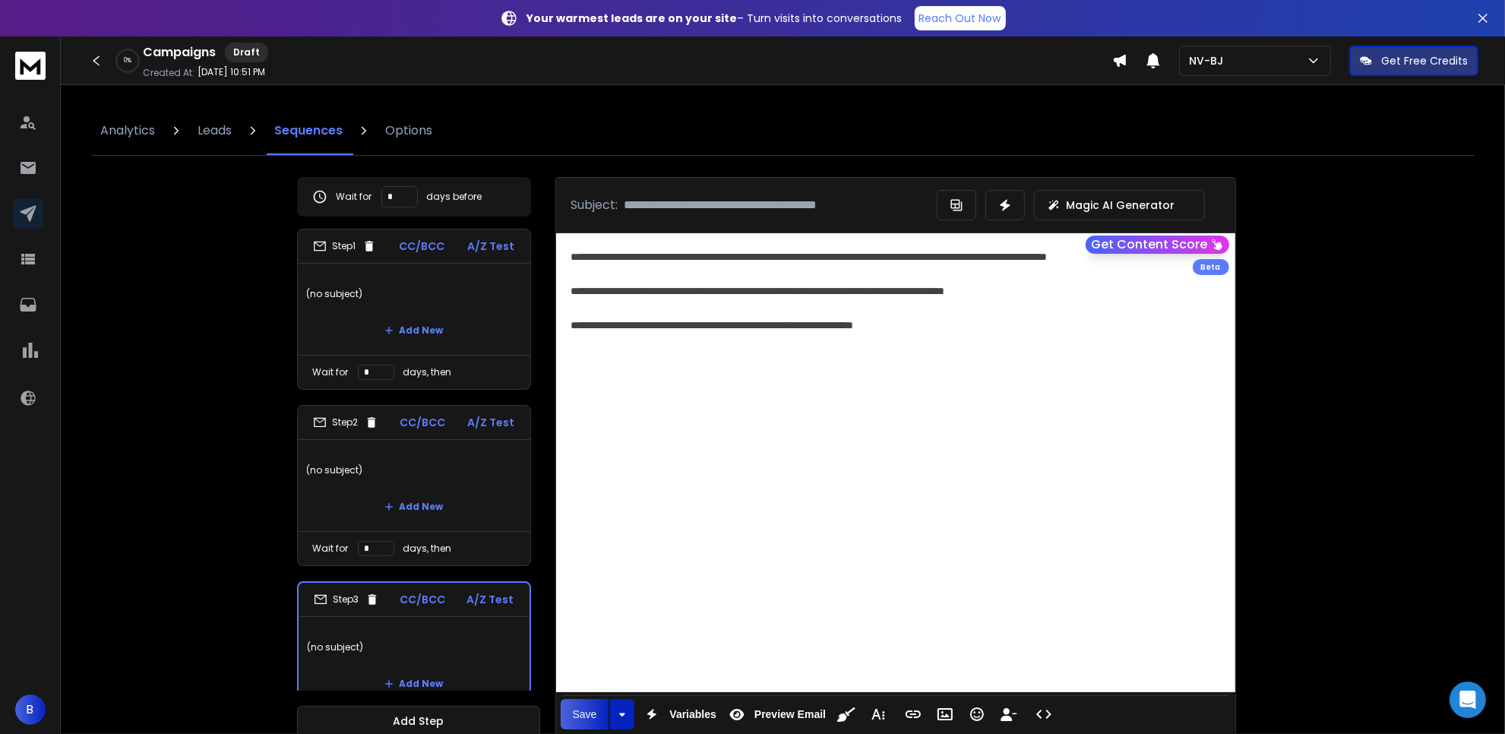
click at [470, 312] on p "(no subject)" at bounding box center [414, 294] width 214 height 43
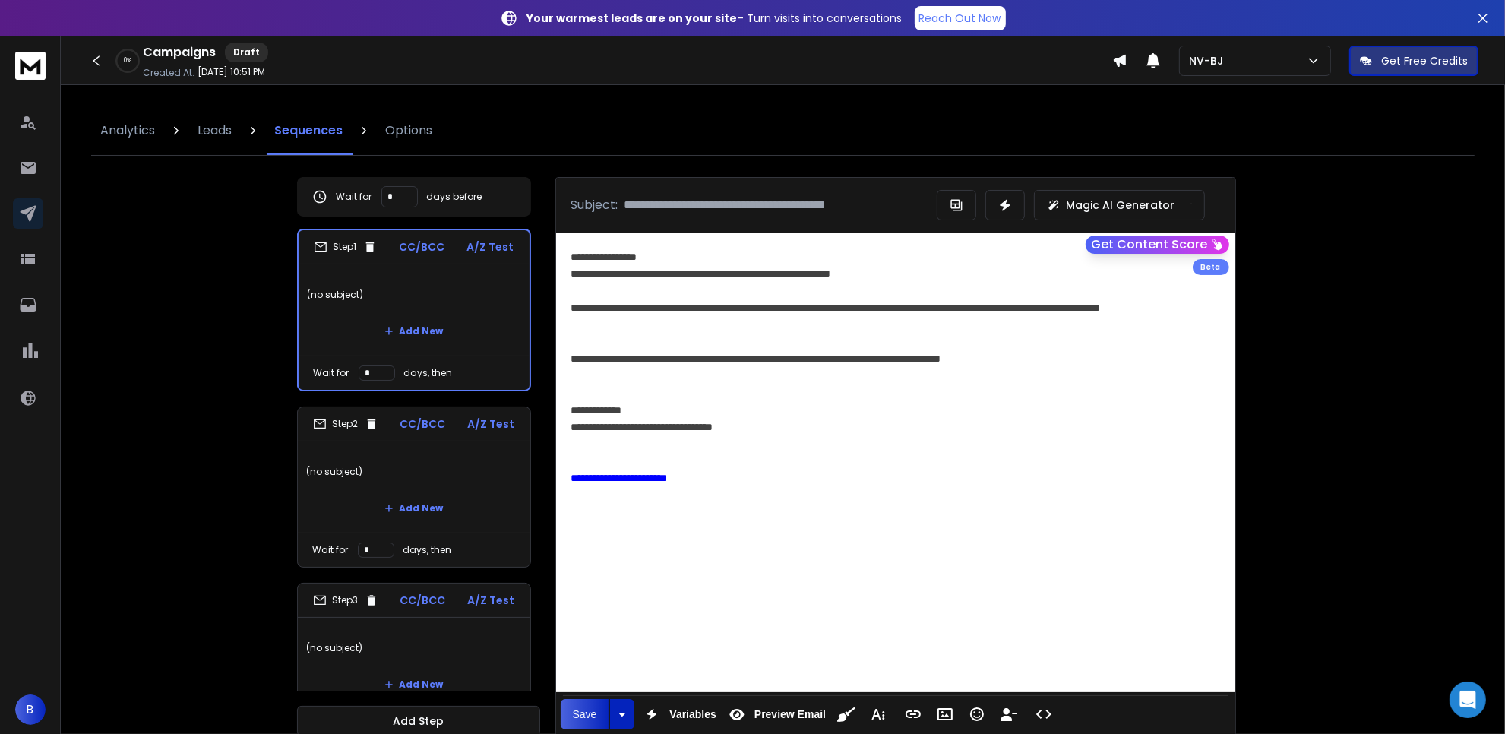
click at [492, 309] on p "(no subject)" at bounding box center [414, 295] width 213 height 43
click at [447, 500] on button "Add New" at bounding box center [414, 508] width 84 height 30
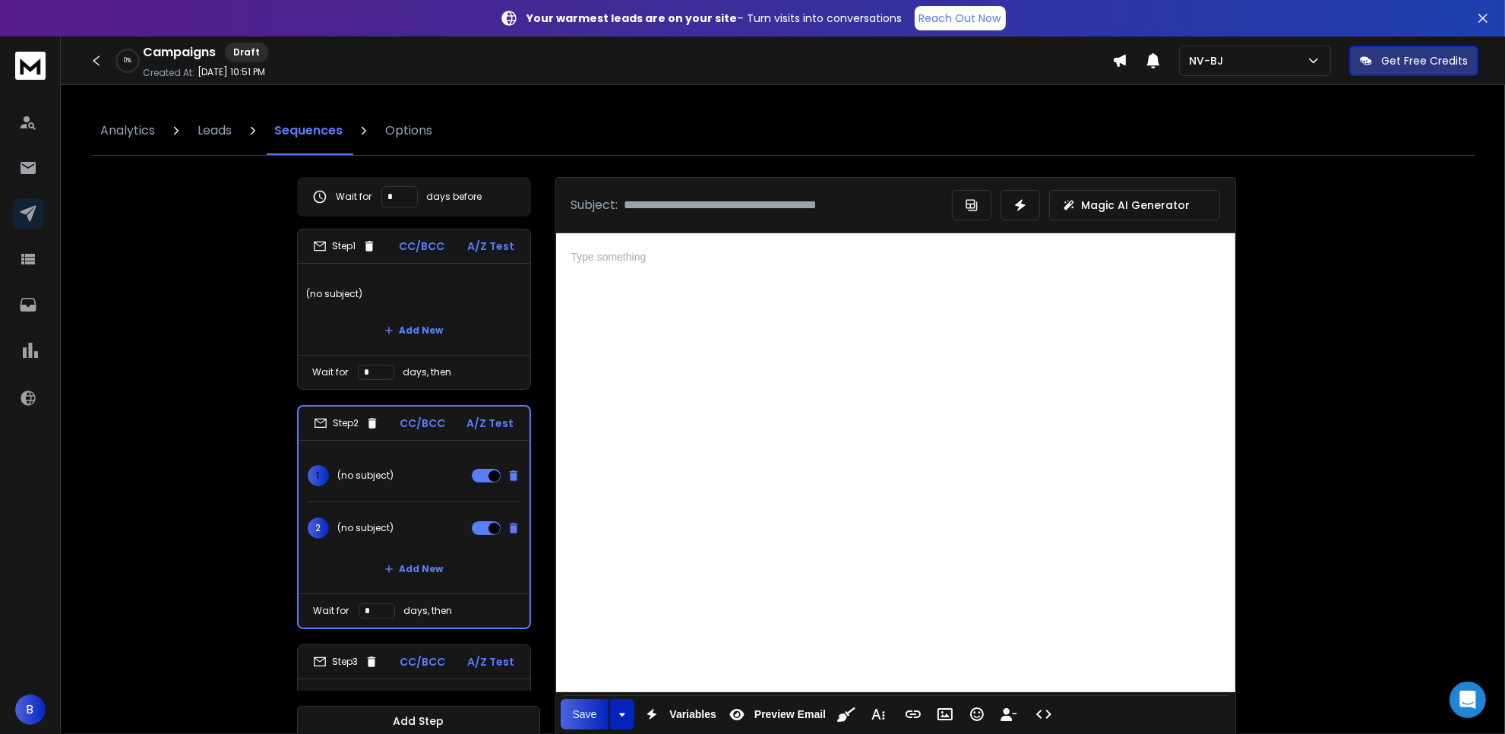
click at [511, 530] on icon at bounding box center [513, 528] width 8 height 11
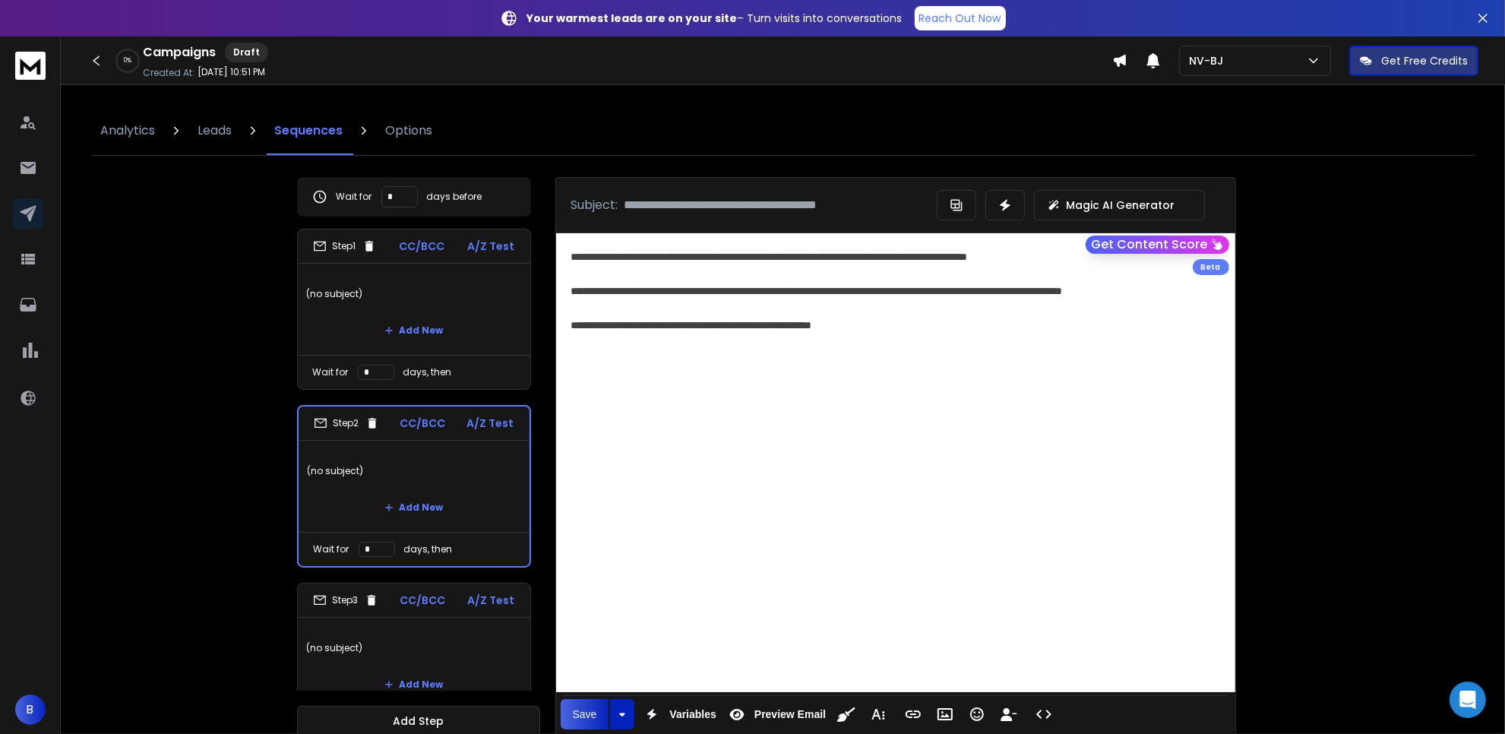
click at [448, 650] on p "(no subject)" at bounding box center [414, 648] width 214 height 43
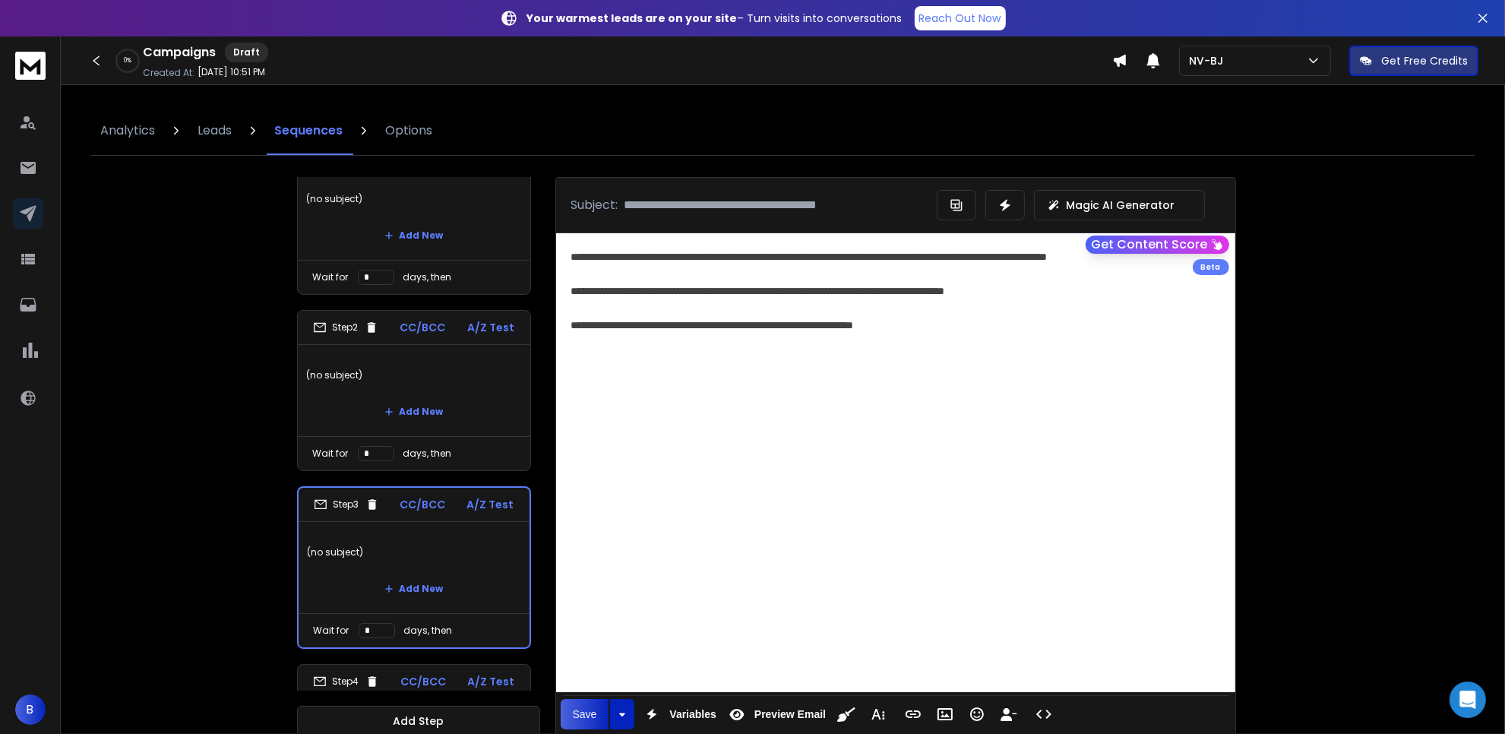
click at [470, 557] on p "(no subject)" at bounding box center [414, 552] width 213 height 43
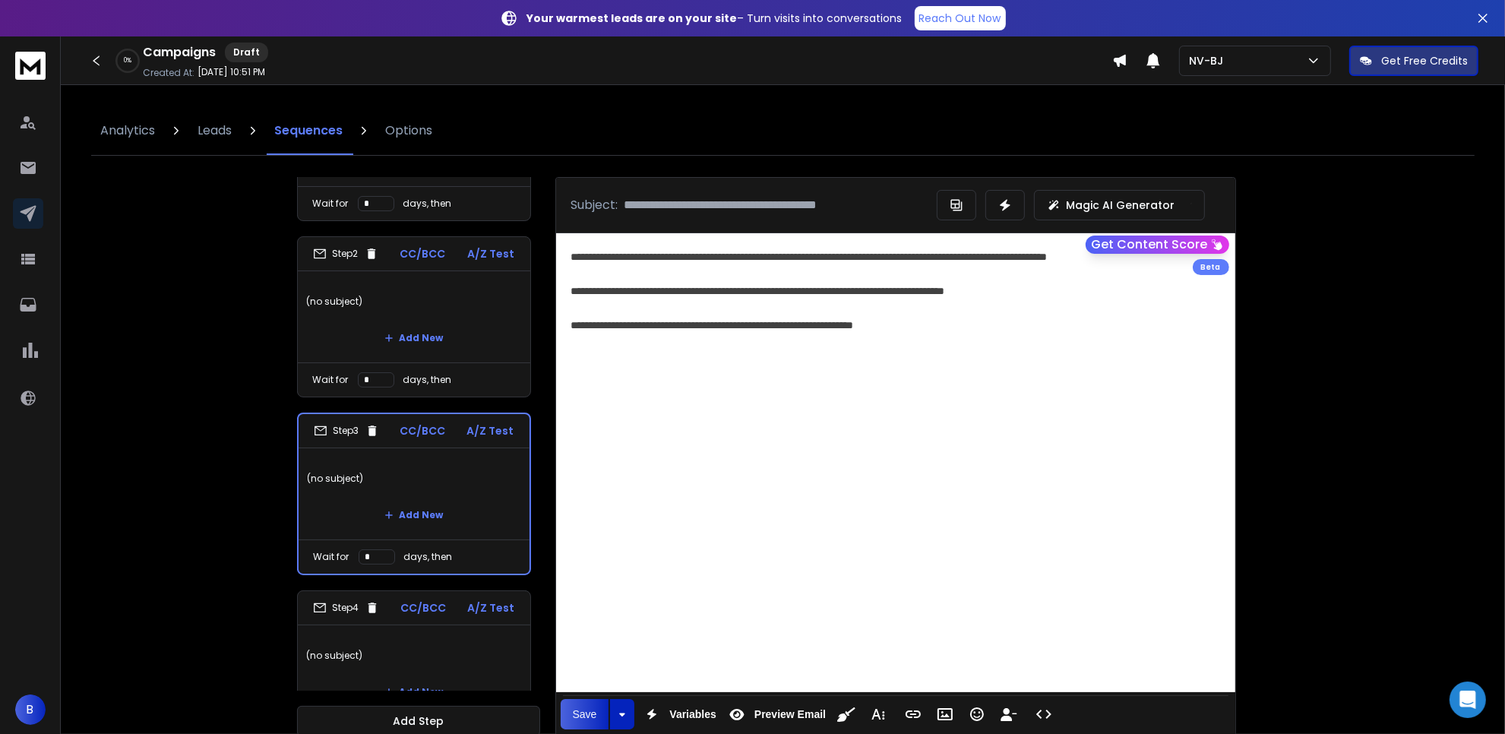
scroll to position [380, 0]
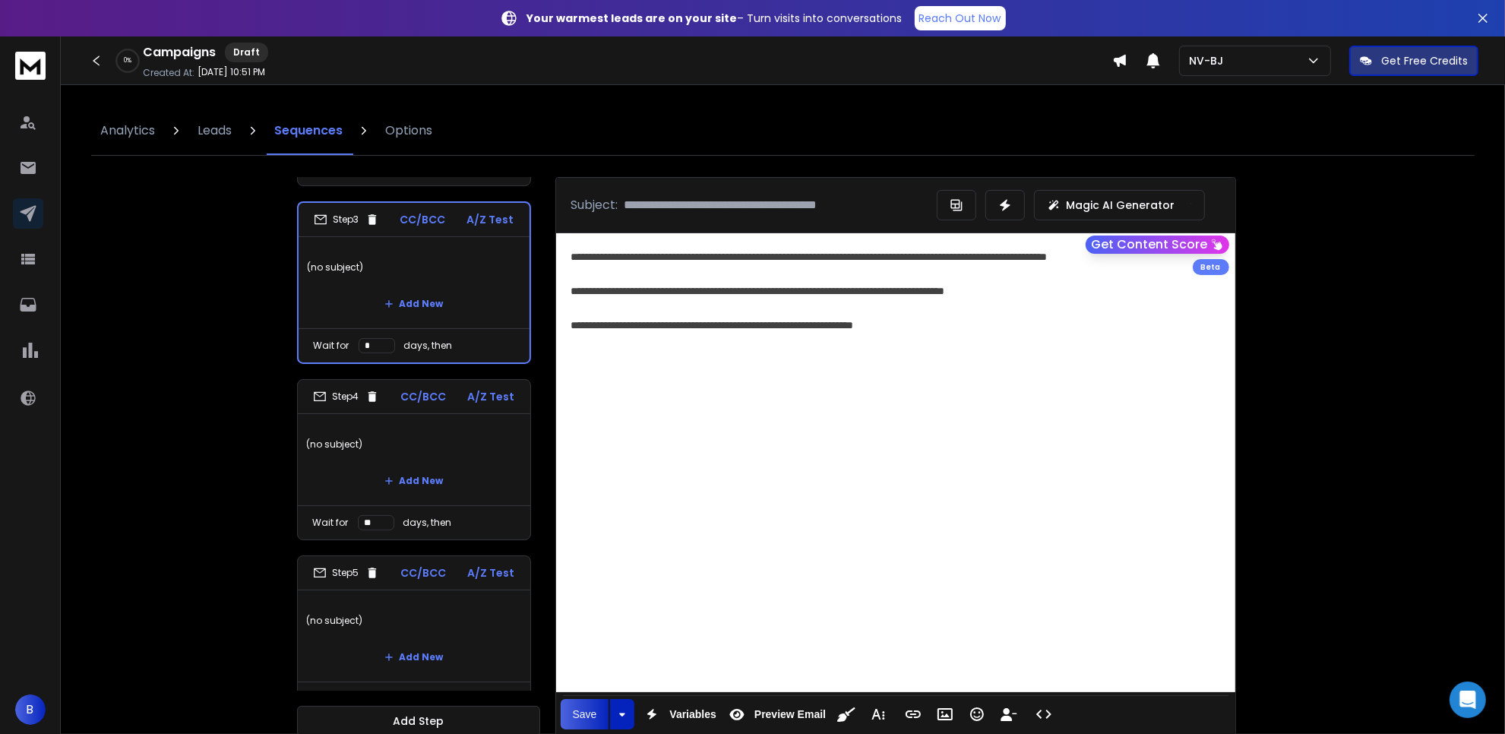
click at [483, 447] on p "(no subject)" at bounding box center [414, 444] width 214 height 43
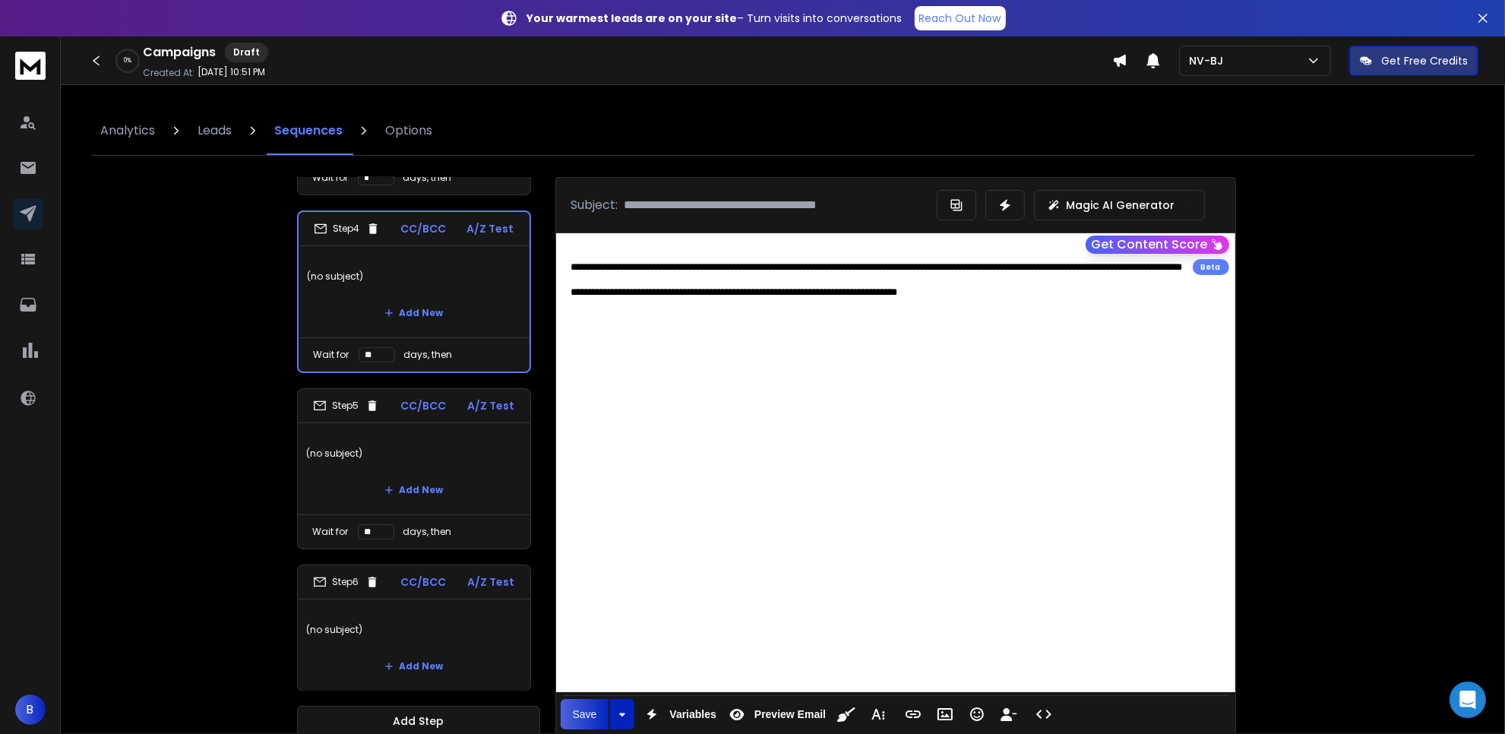
scroll to position [549, 0]
click at [454, 464] on p "(no subject)" at bounding box center [414, 453] width 214 height 43
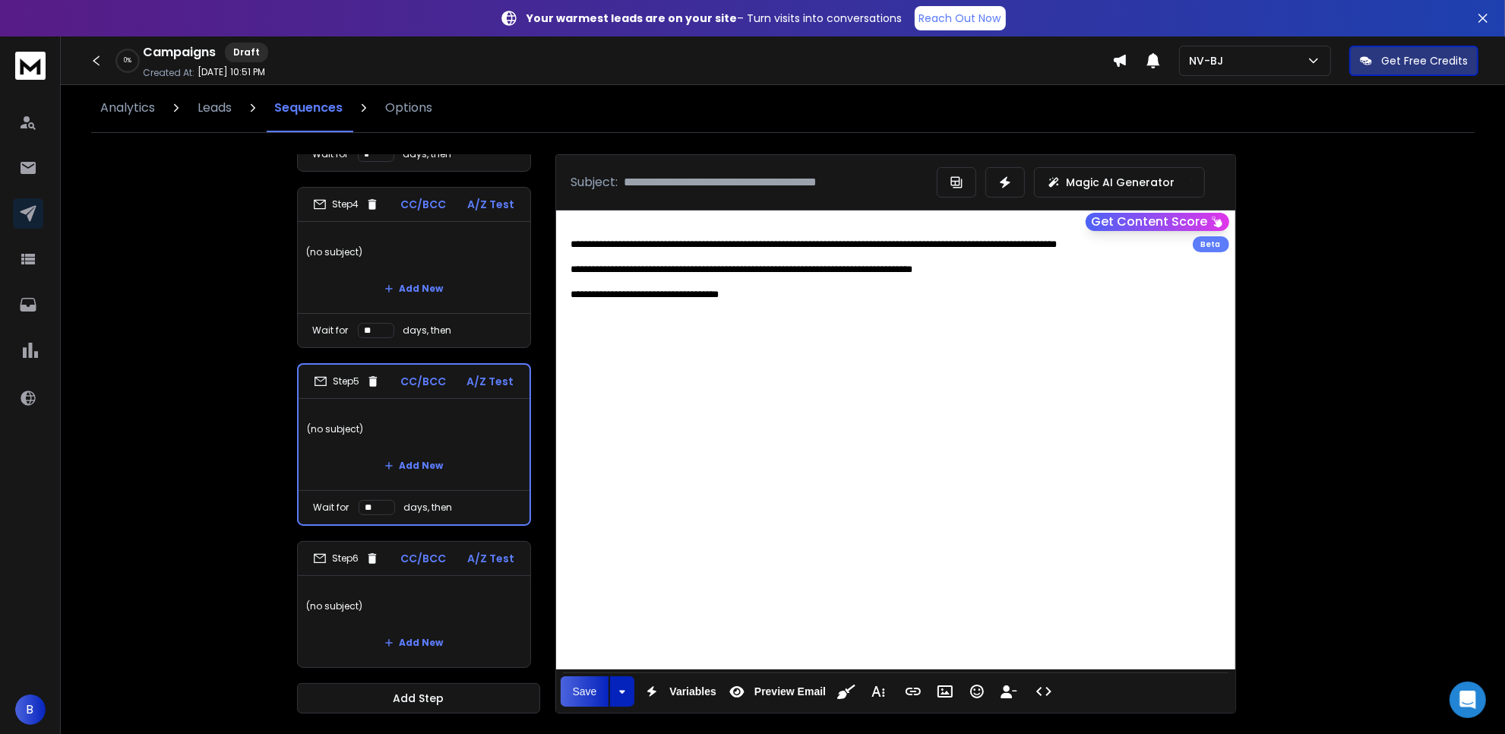
scroll to position [29, 0]
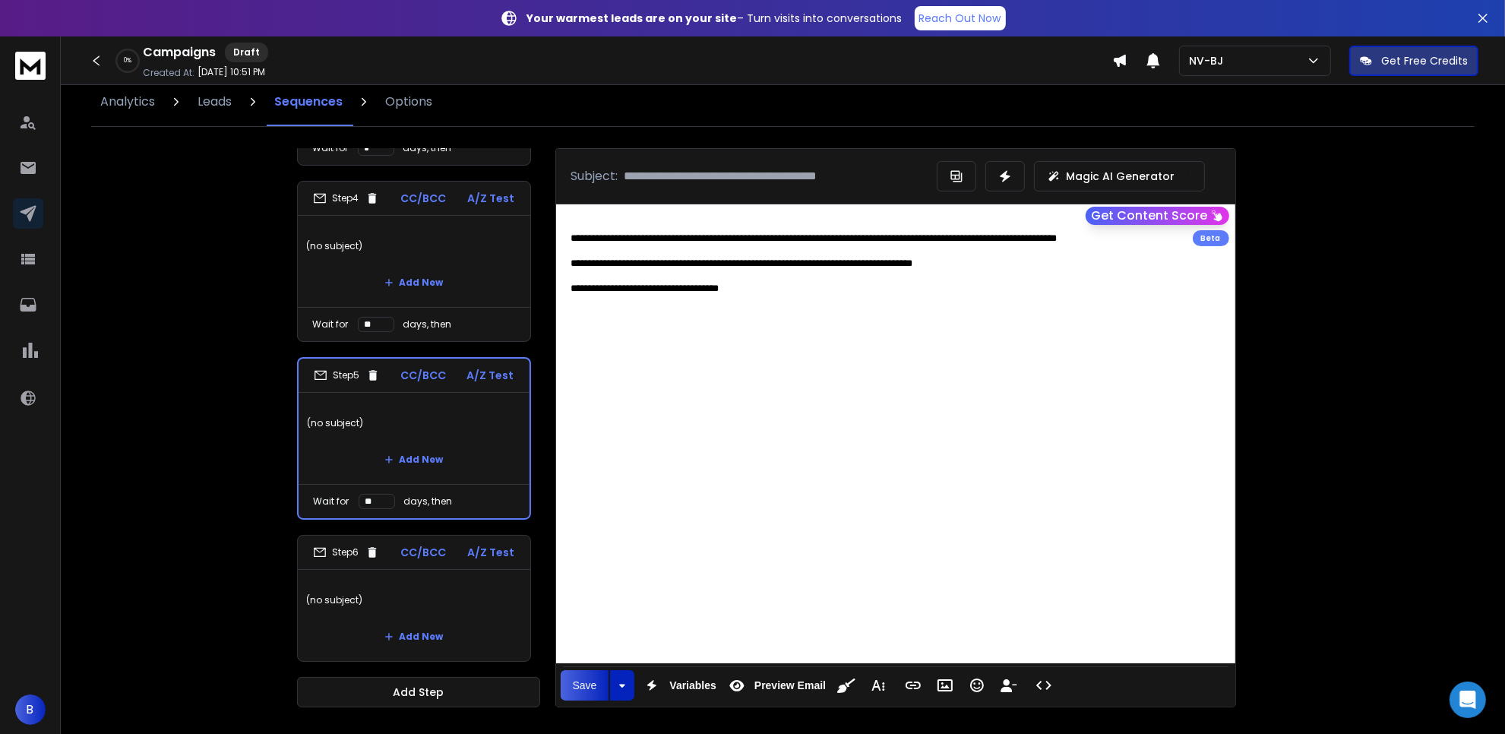
click at [475, 603] on p "(no subject)" at bounding box center [414, 600] width 214 height 43
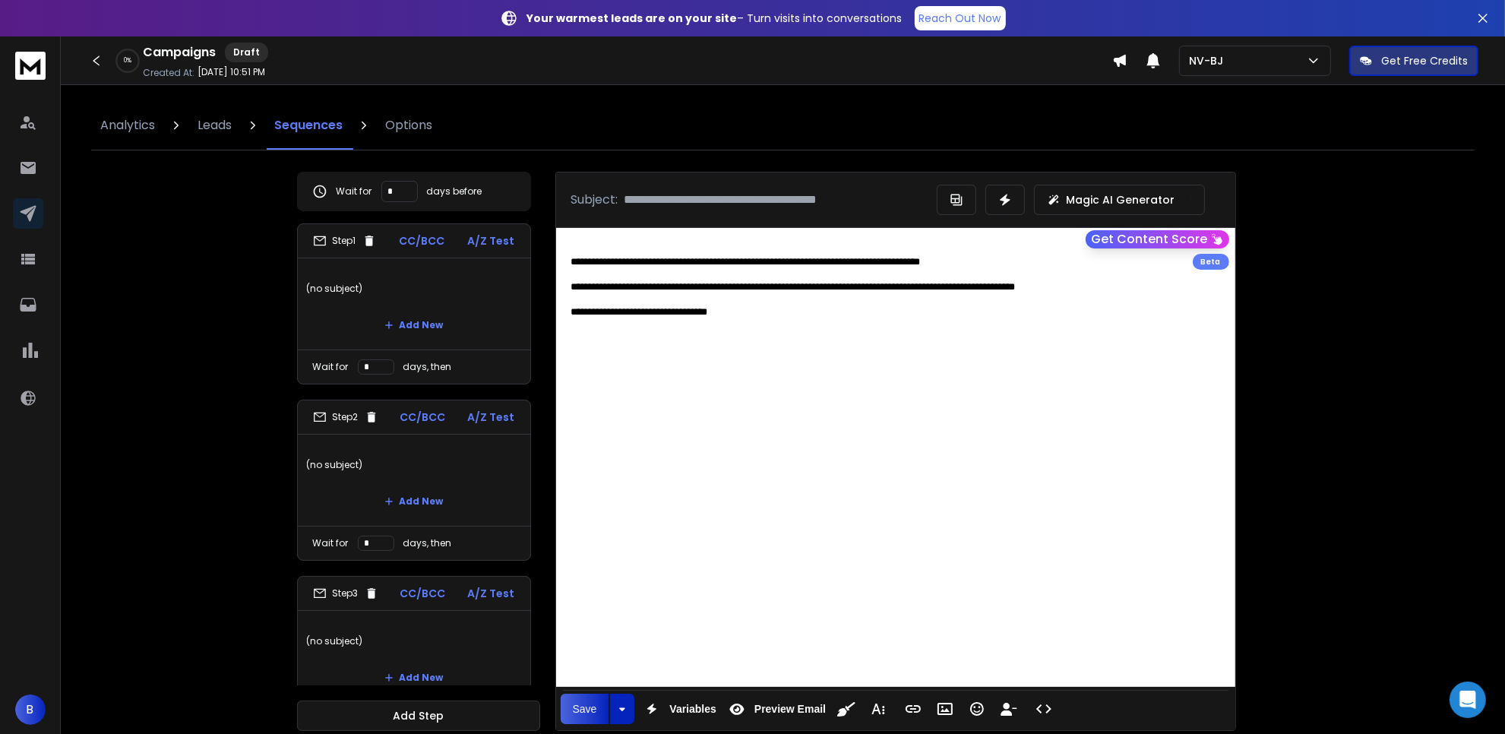
scroll to position [0, 0]
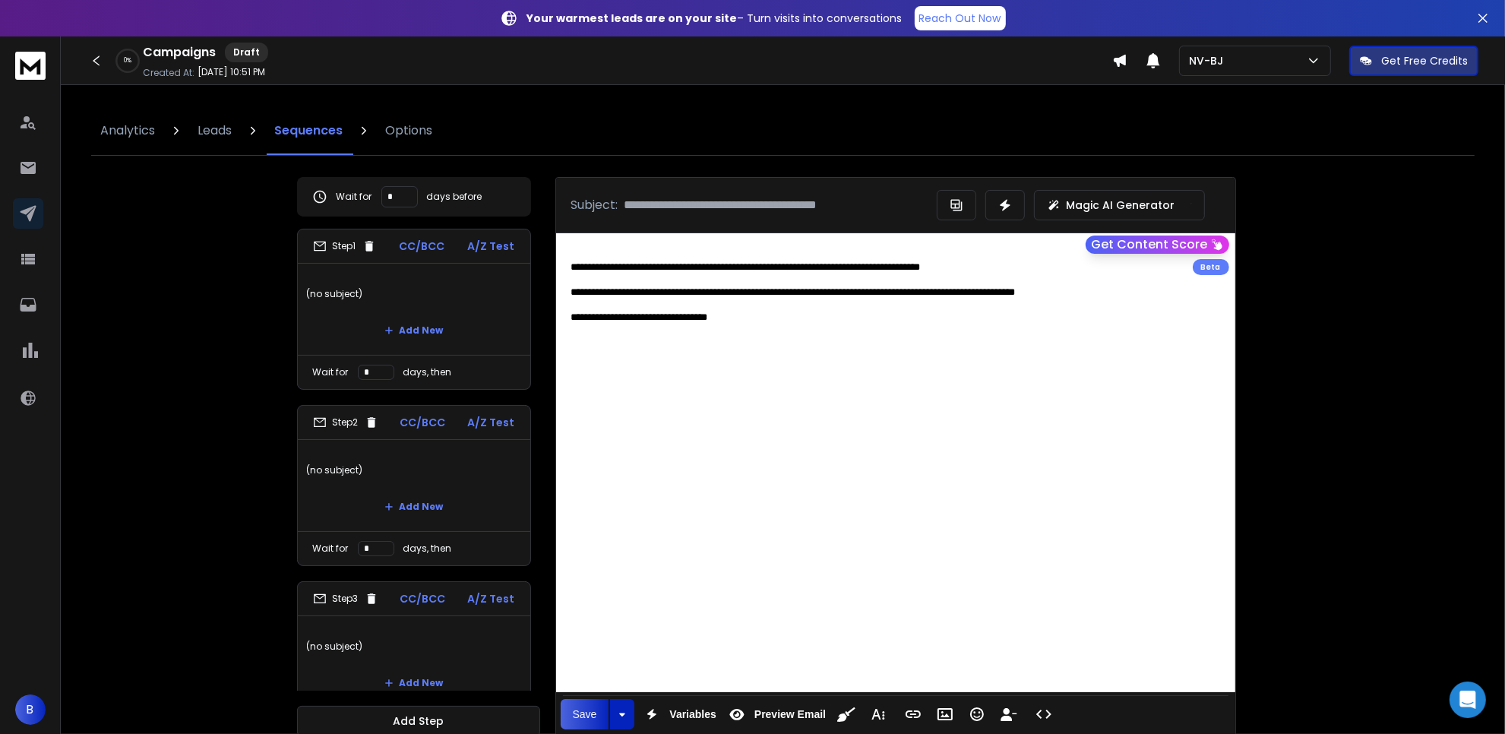
click at [480, 289] on p "(no subject)" at bounding box center [414, 294] width 214 height 43
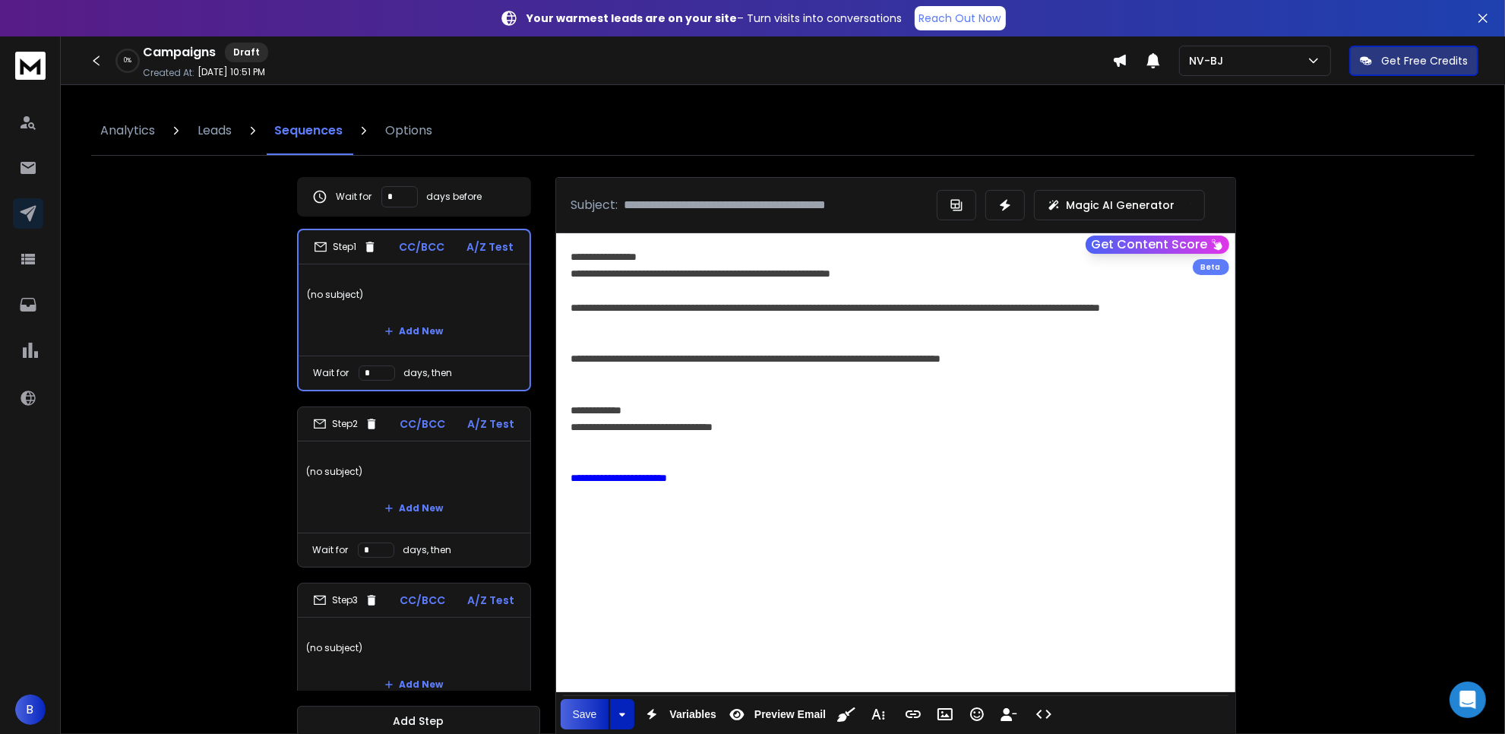
click at [679, 324] on div "**********" at bounding box center [895, 316] width 648 height 34
click at [674, 251] on div "**********" at bounding box center [895, 256] width 648 height 17
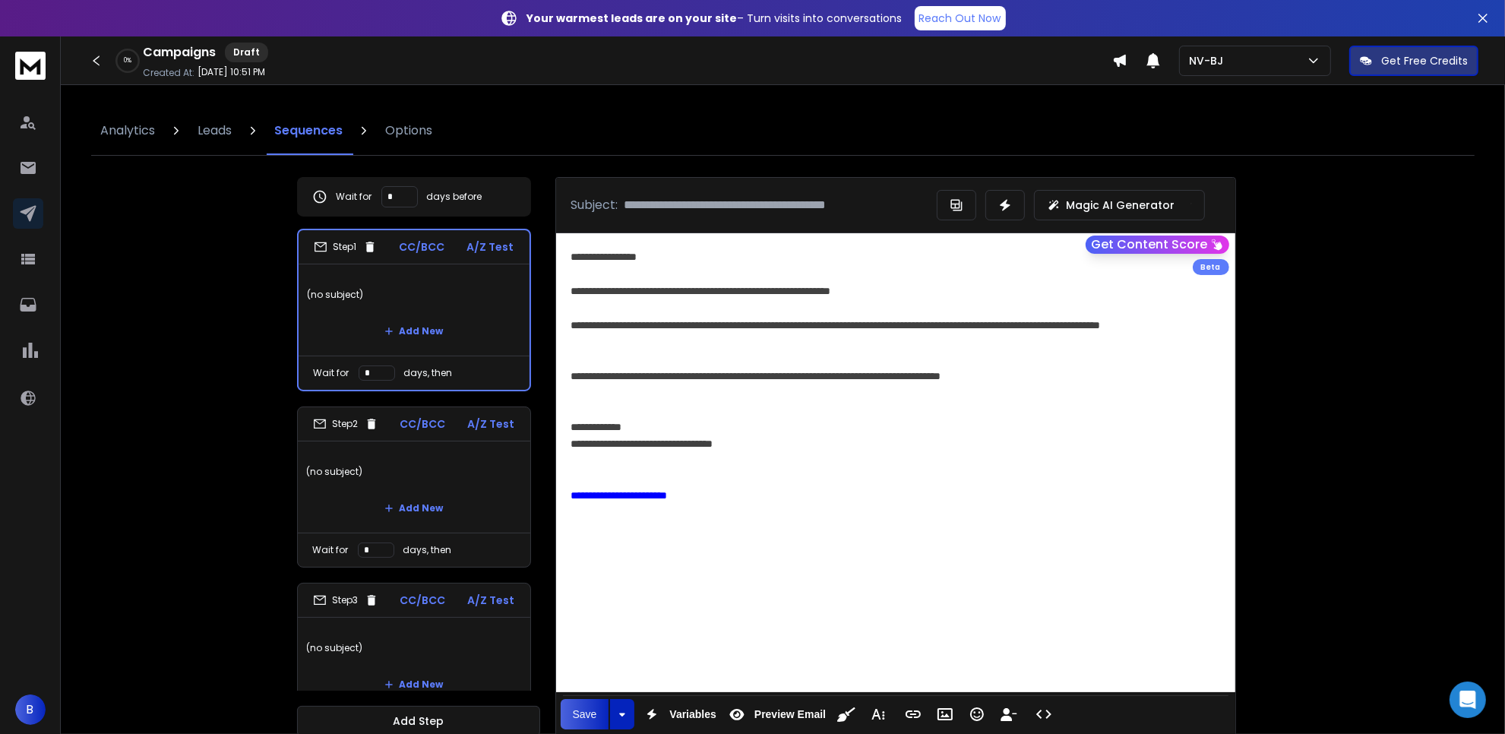
click at [461, 476] on p "(no subject)" at bounding box center [414, 472] width 214 height 43
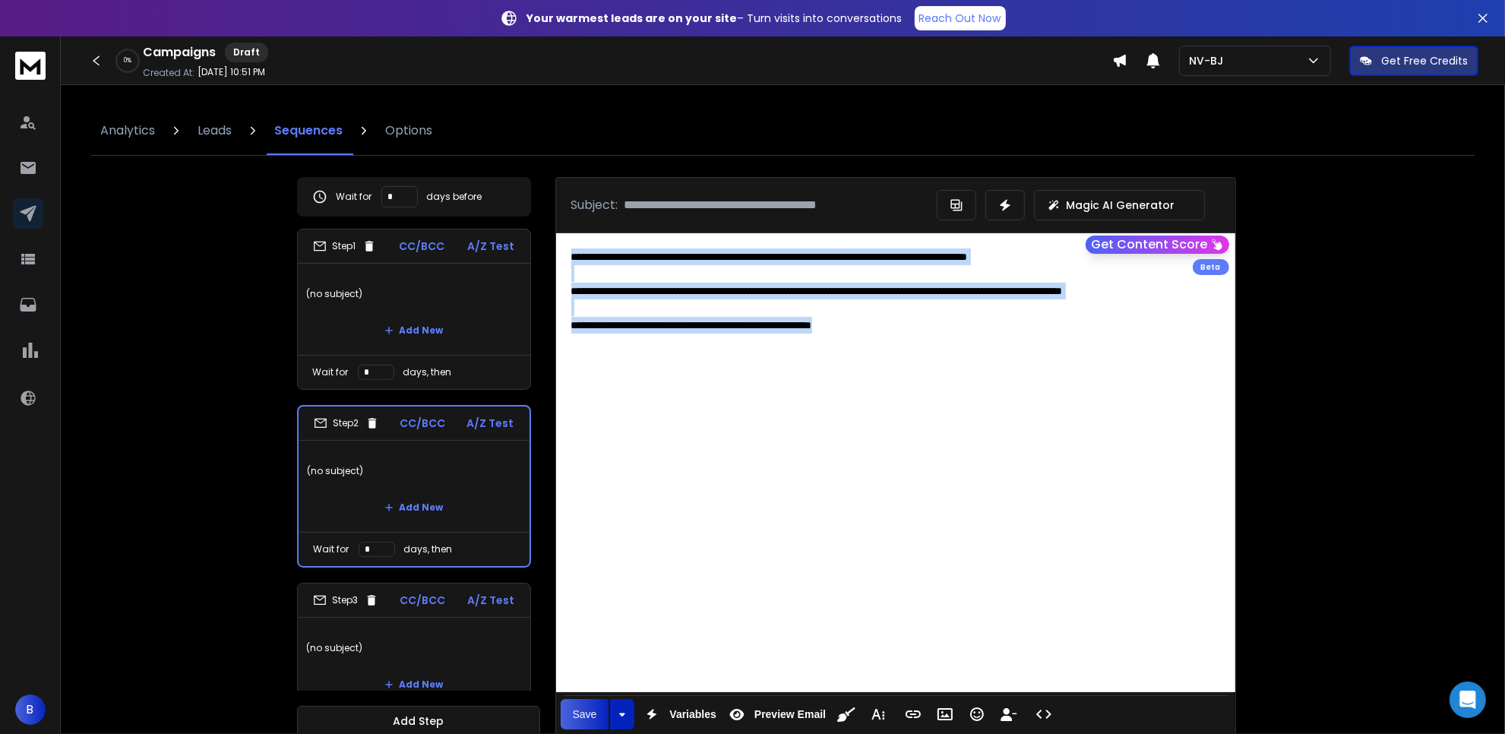
drag, startPoint x: 913, startPoint y: 340, endPoint x: 540, endPoint y: 252, distance: 384.0
click at [540, 252] on div "**********" at bounding box center [783, 456] width 973 height 559
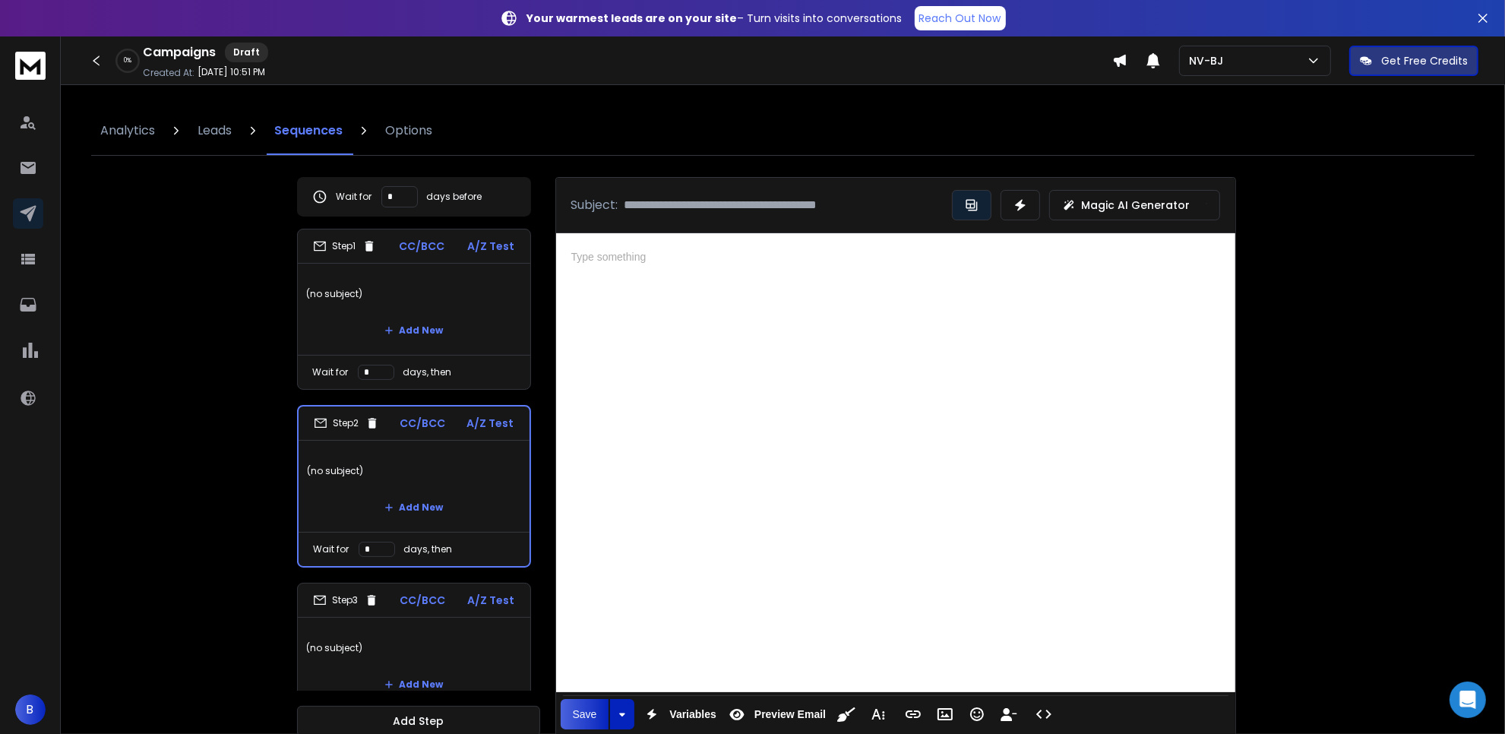
click at [973, 207] on icon at bounding box center [970, 204] width 9 height 9
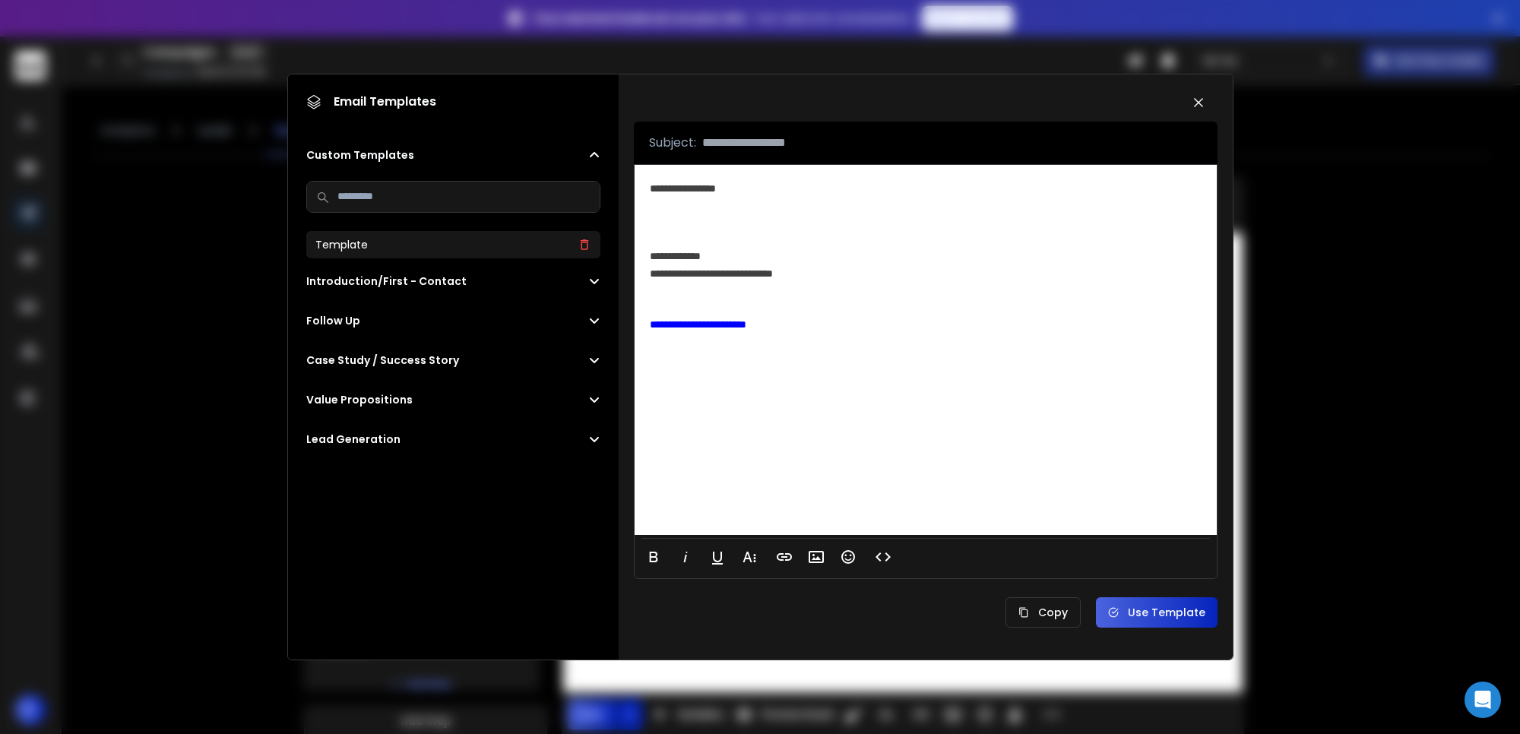
click at [1144, 606] on button "Use Template" at bounding box center [1157, 612] width 122 height 30
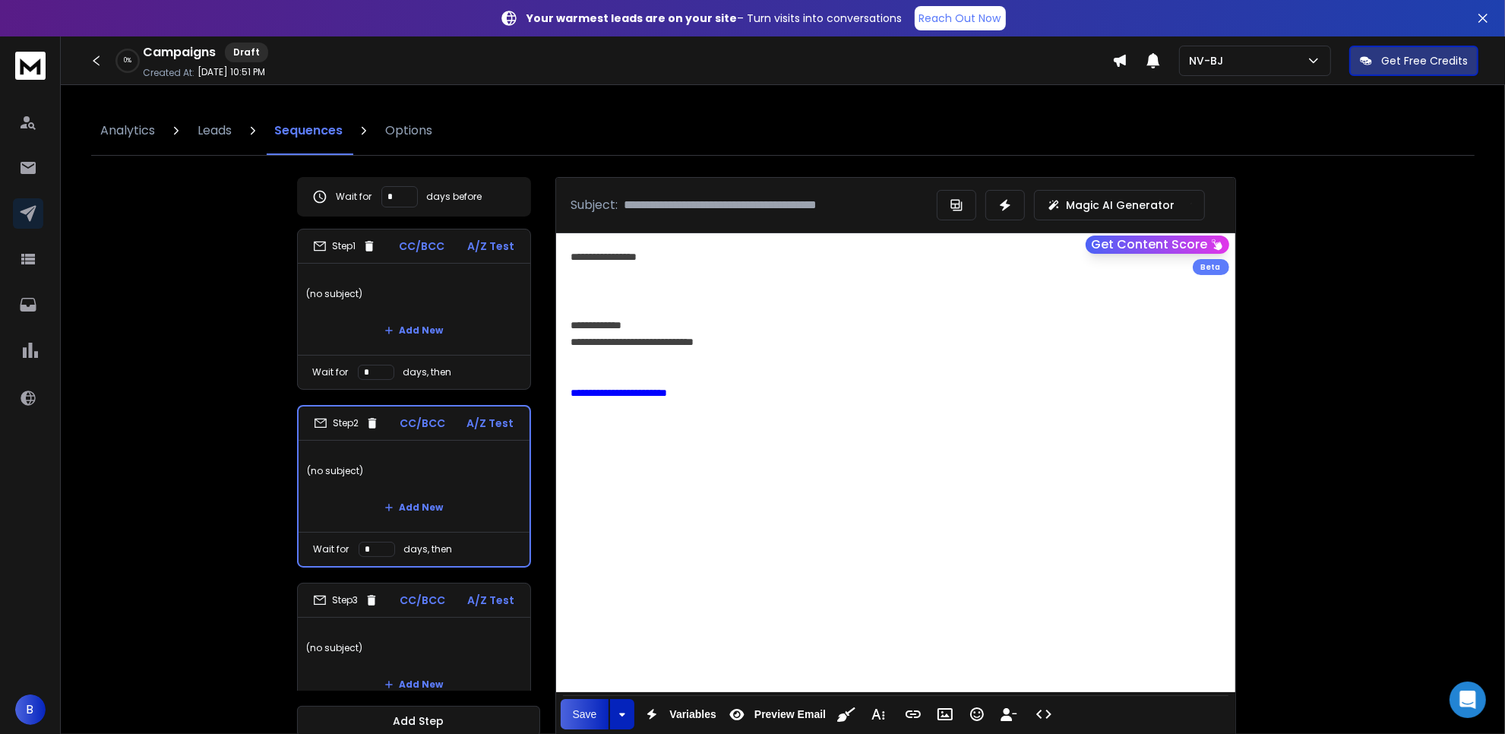
click at [616, 287] on div at bounding box center [895, 291] width 649 height 17
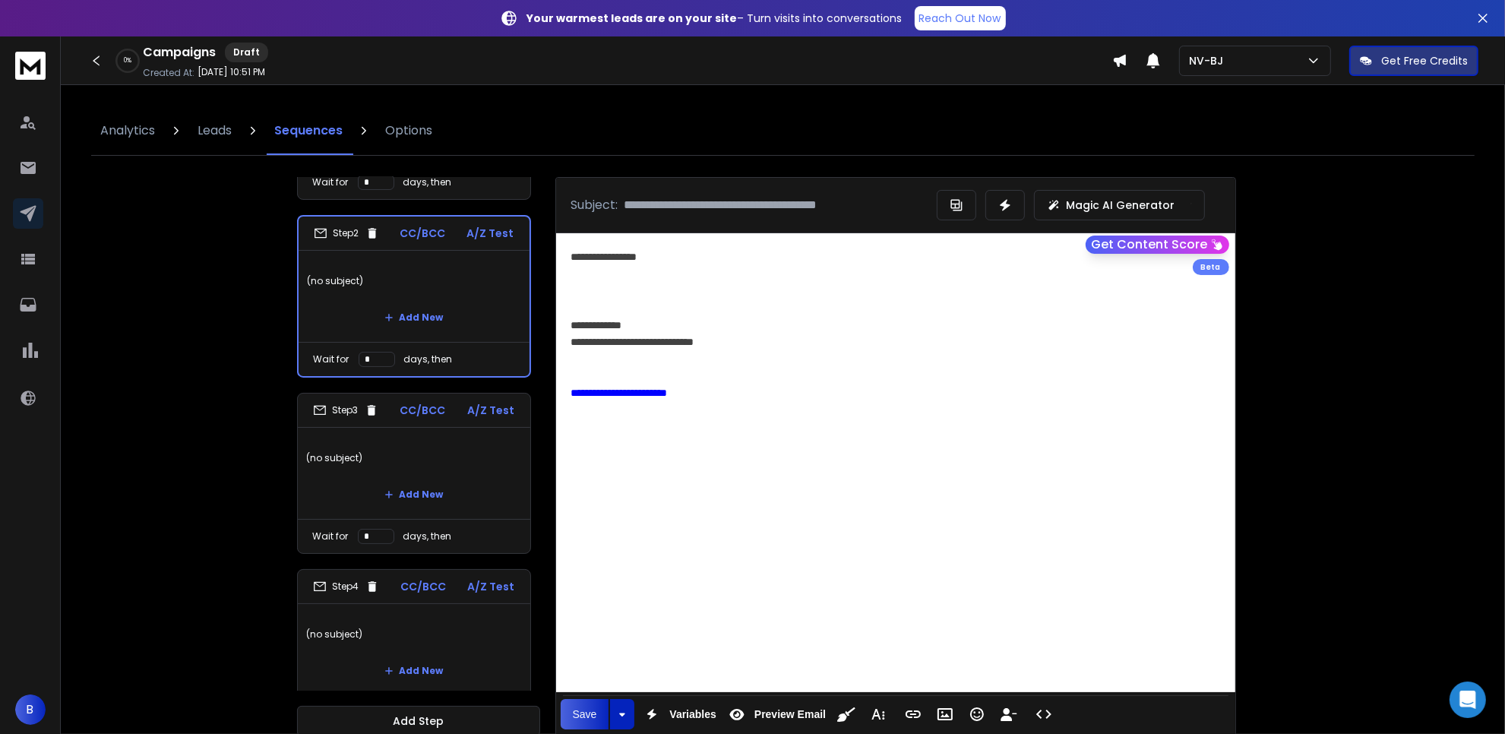
click at [461, 461] on p "(no subject)" at bounding box center [414, 458] width 214 height 43
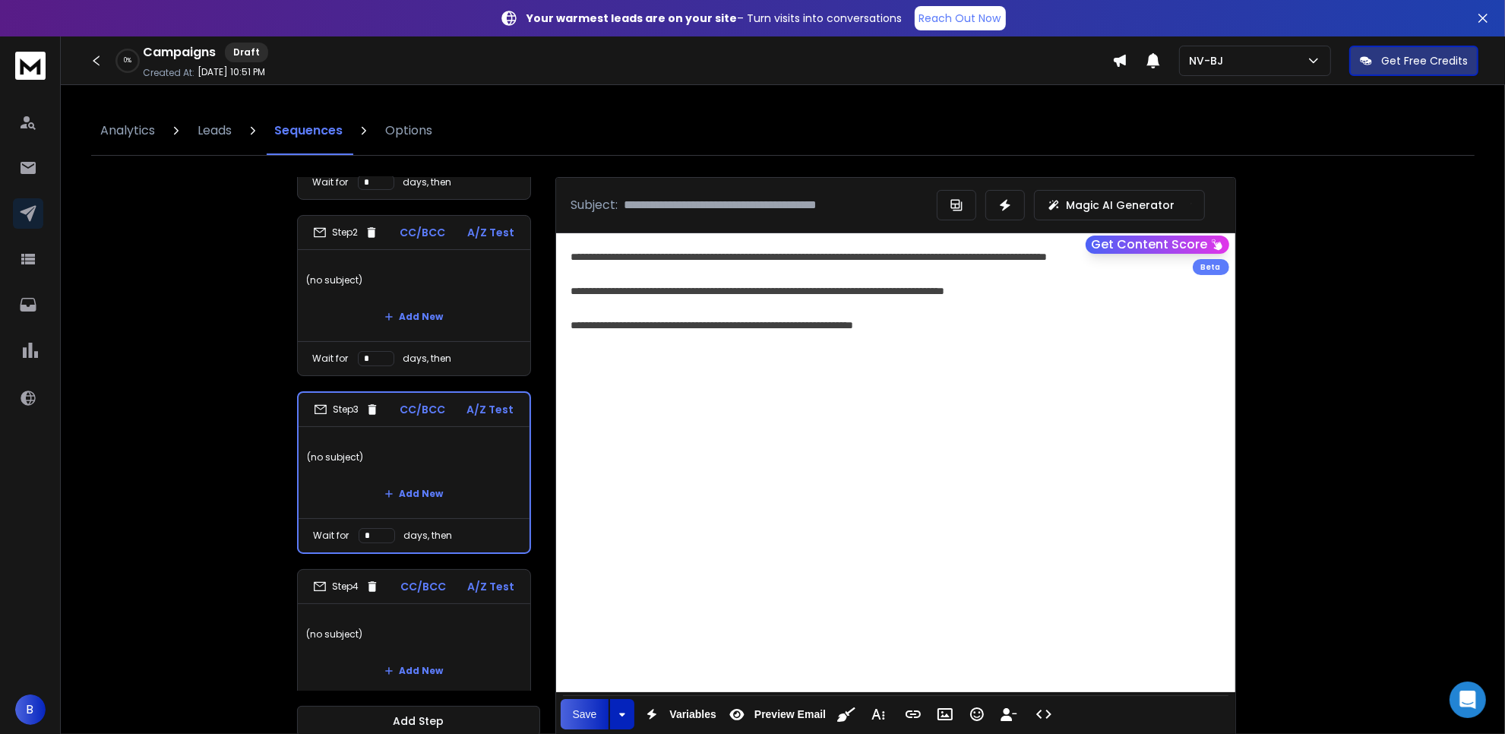
click at [469, 309] on div "Add New" at bounding box center [414, 317] width 214 height 30
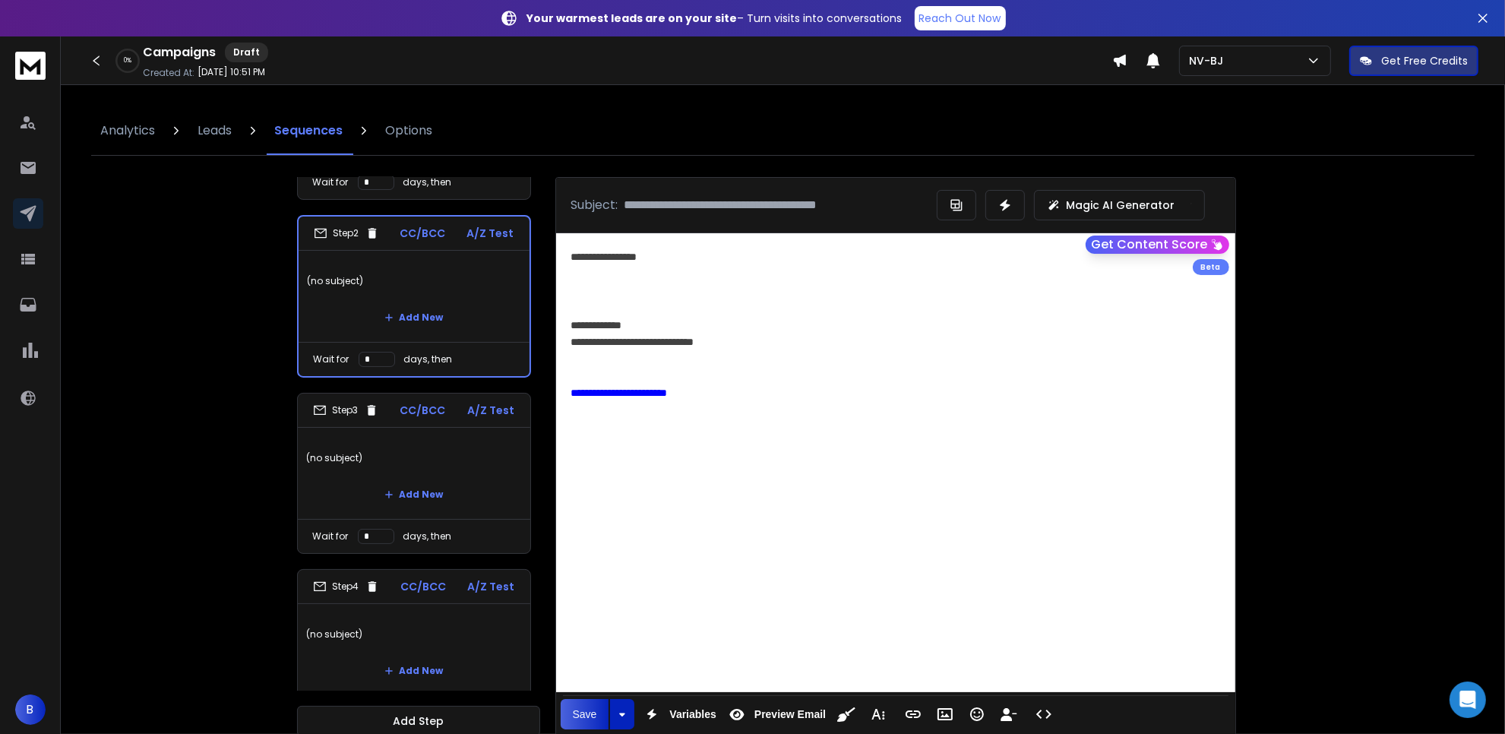
click at [598, 286] on div at bounding box center [895, 291] width 649 height 17
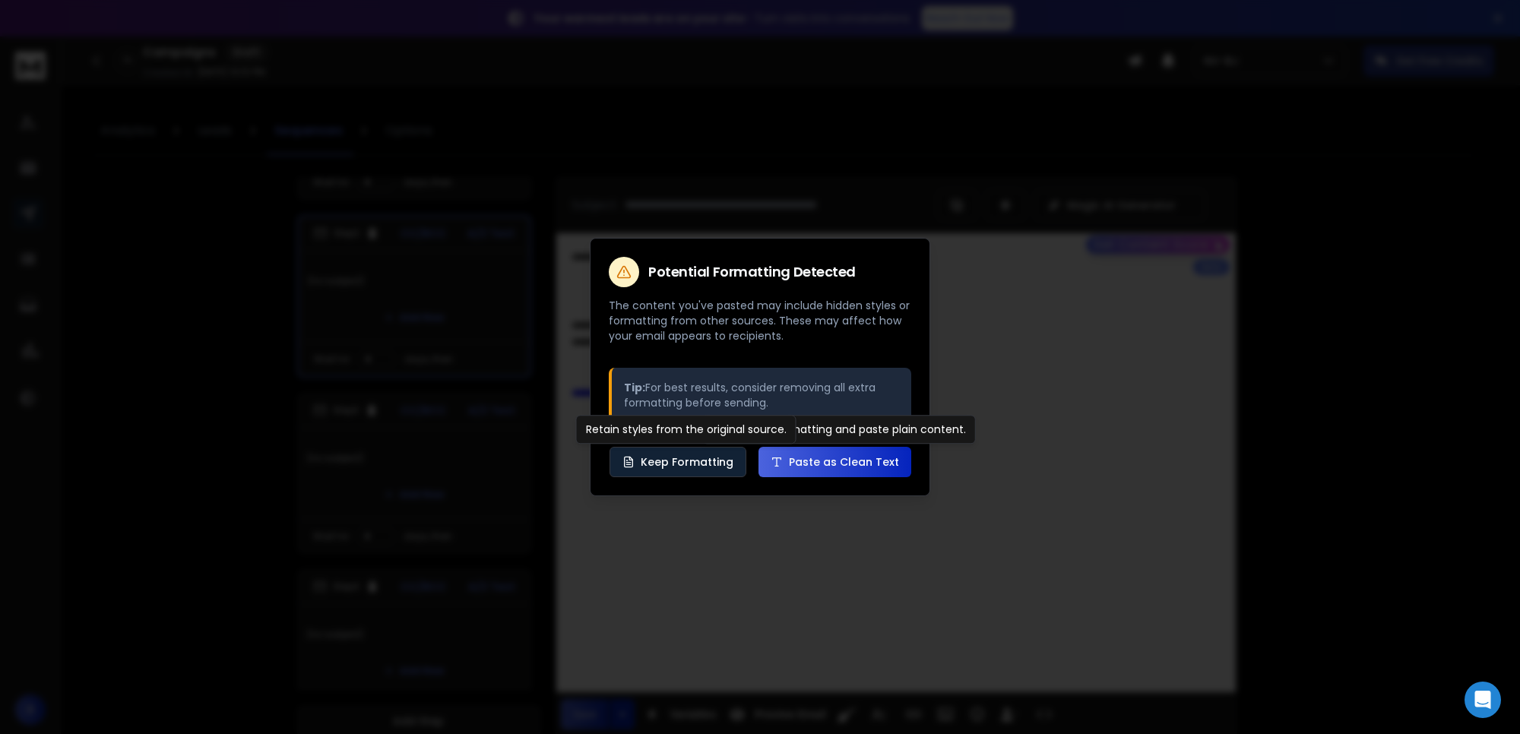
click at [708, 465] on button "Keep Formatting" at bounding box center [677, 462] width 137 height 30
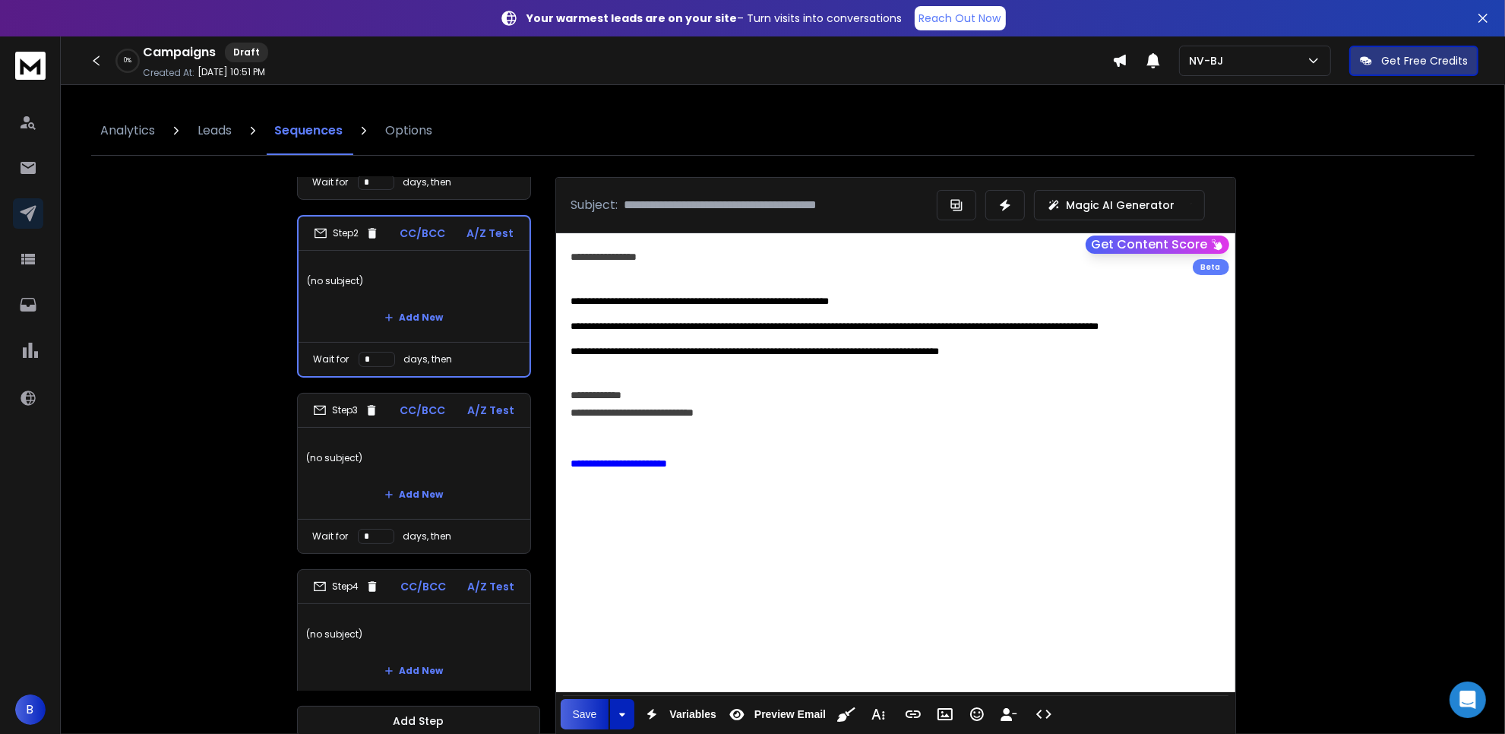
click at [572, 281] on div at bounding box center [895, 273] width 649 height 17
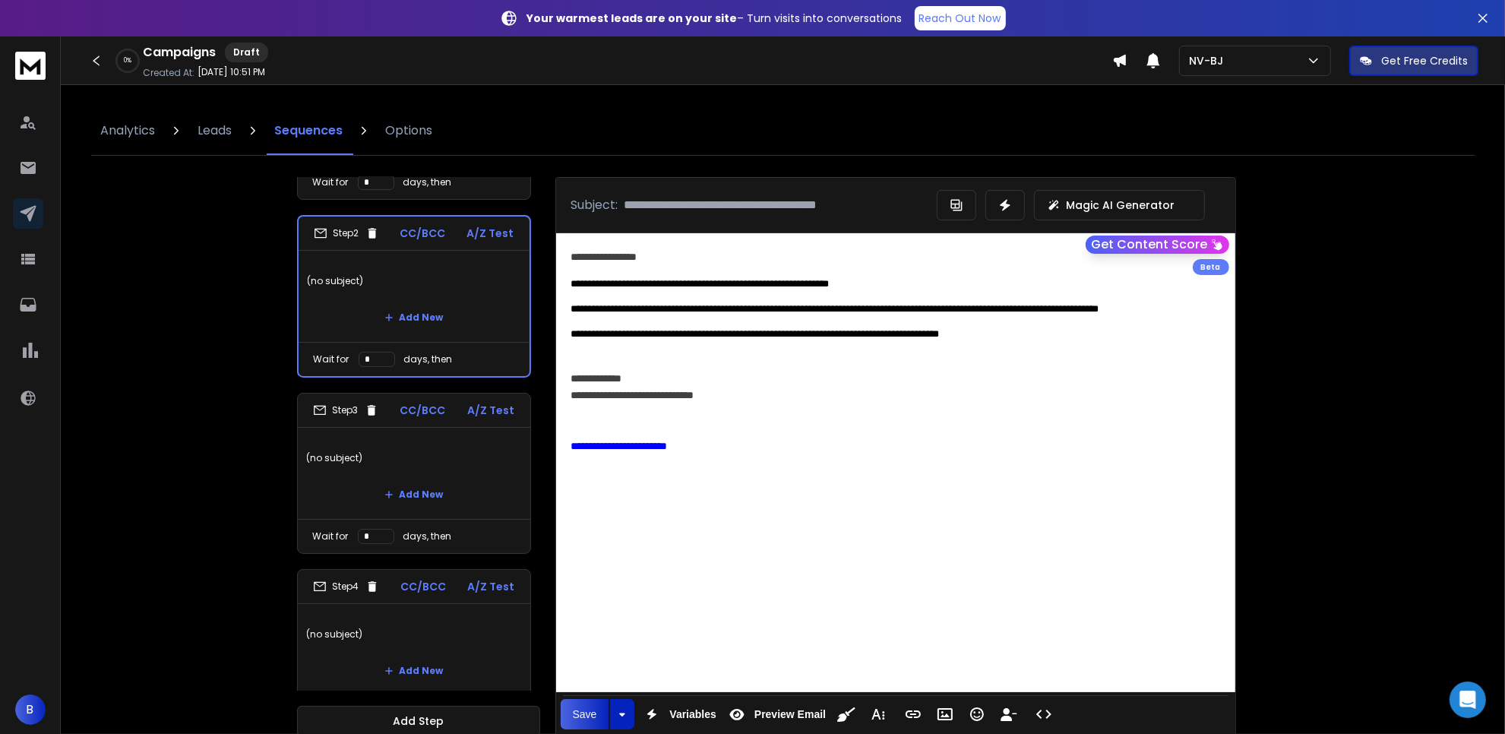
click at [579, 362] on div at bounding box center [895, 361] width 649 height 17
drag, startPoint x: 723, startPoint y: 392, endPoint x: 677, endPoint y: 390, distance: 46.4
click at [677, 390] on div "**********" at bounding box center [895, 395] width 648 height 17
drag, startPoint x: 416, startPoint y: 293, endPoint x: 419, endPoint y: 301, distance: 8.7
click at [416, 293] on p "(no subject)" at bounding box center [414, 281] width 213 height 43
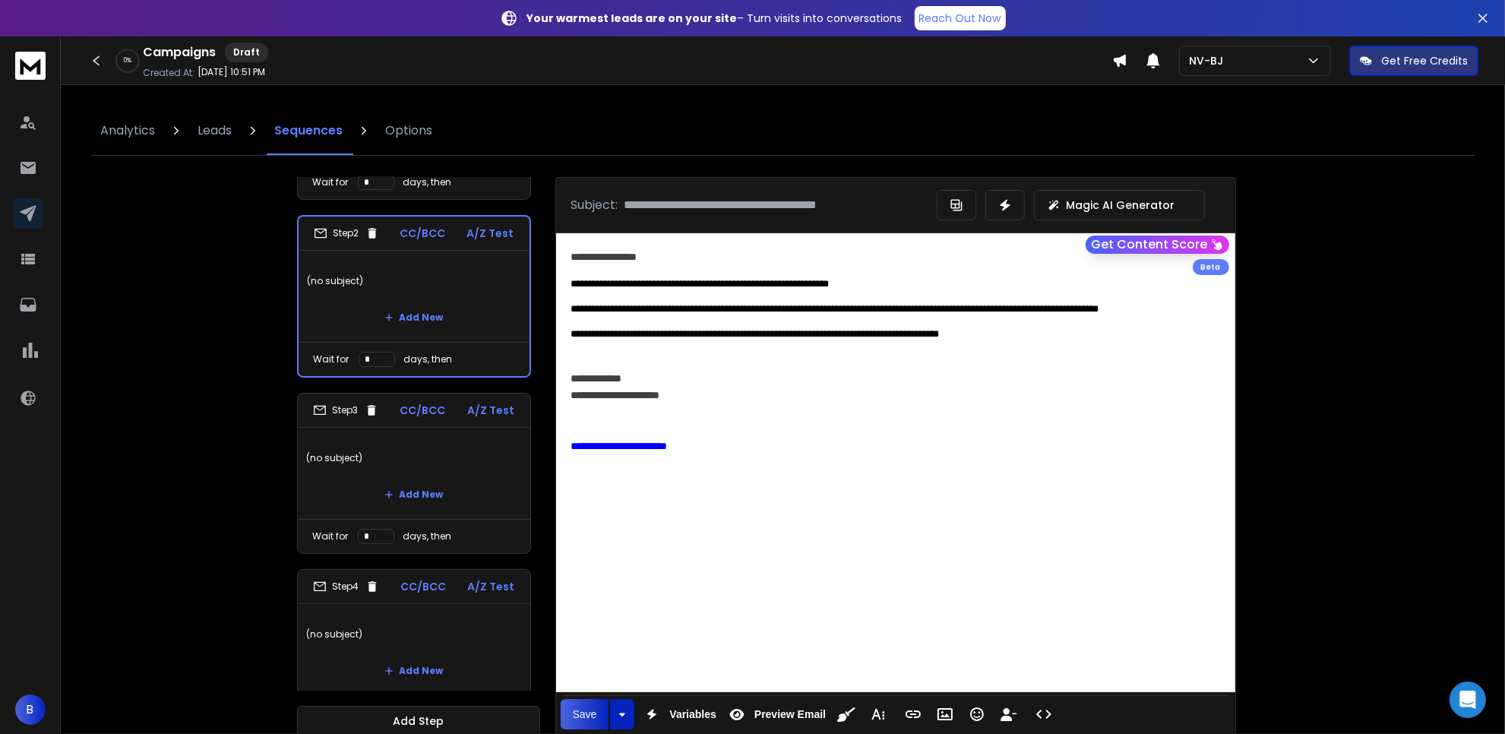
scroll to position [0, 0]
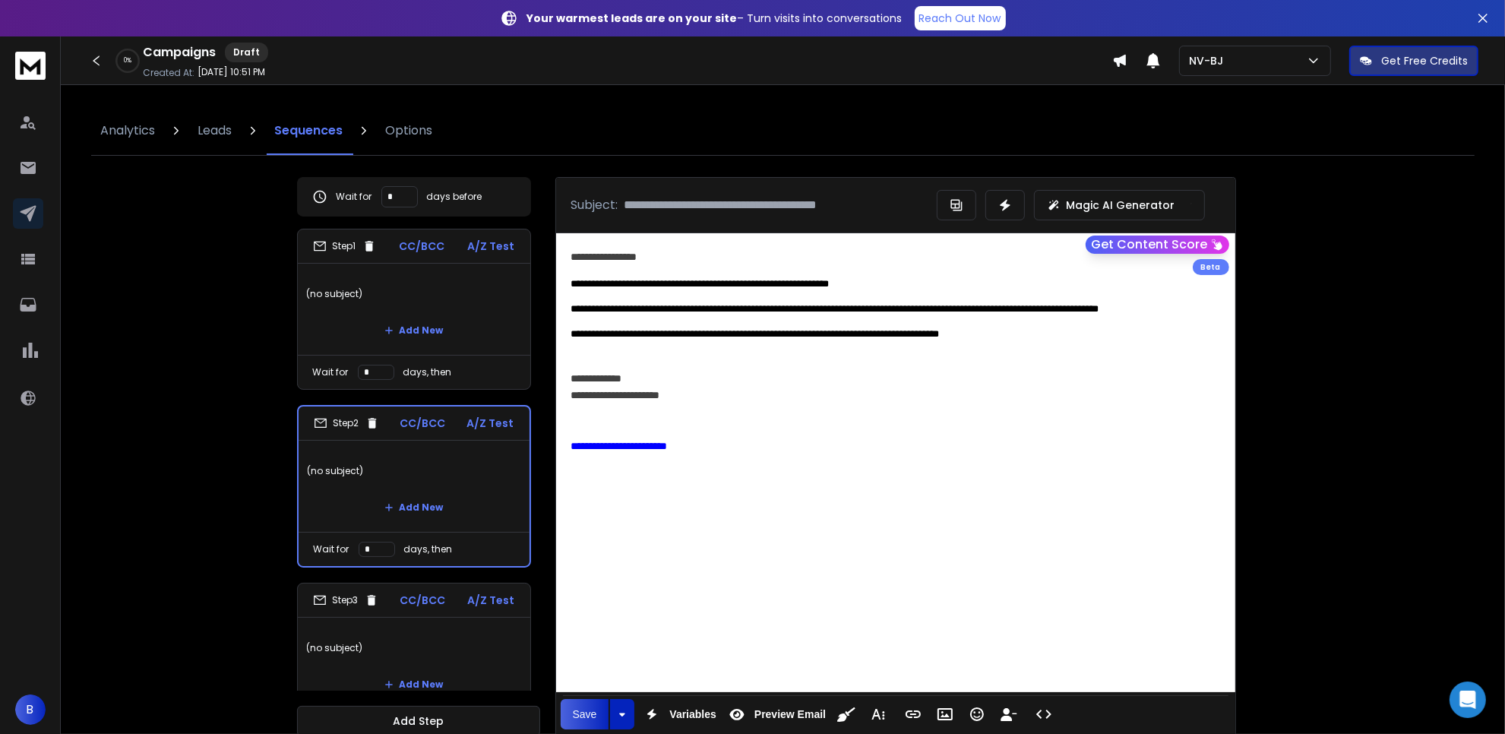
click at [454, 309] on p "(no subject)" at bounding box center [414, 294] width 214 height 43
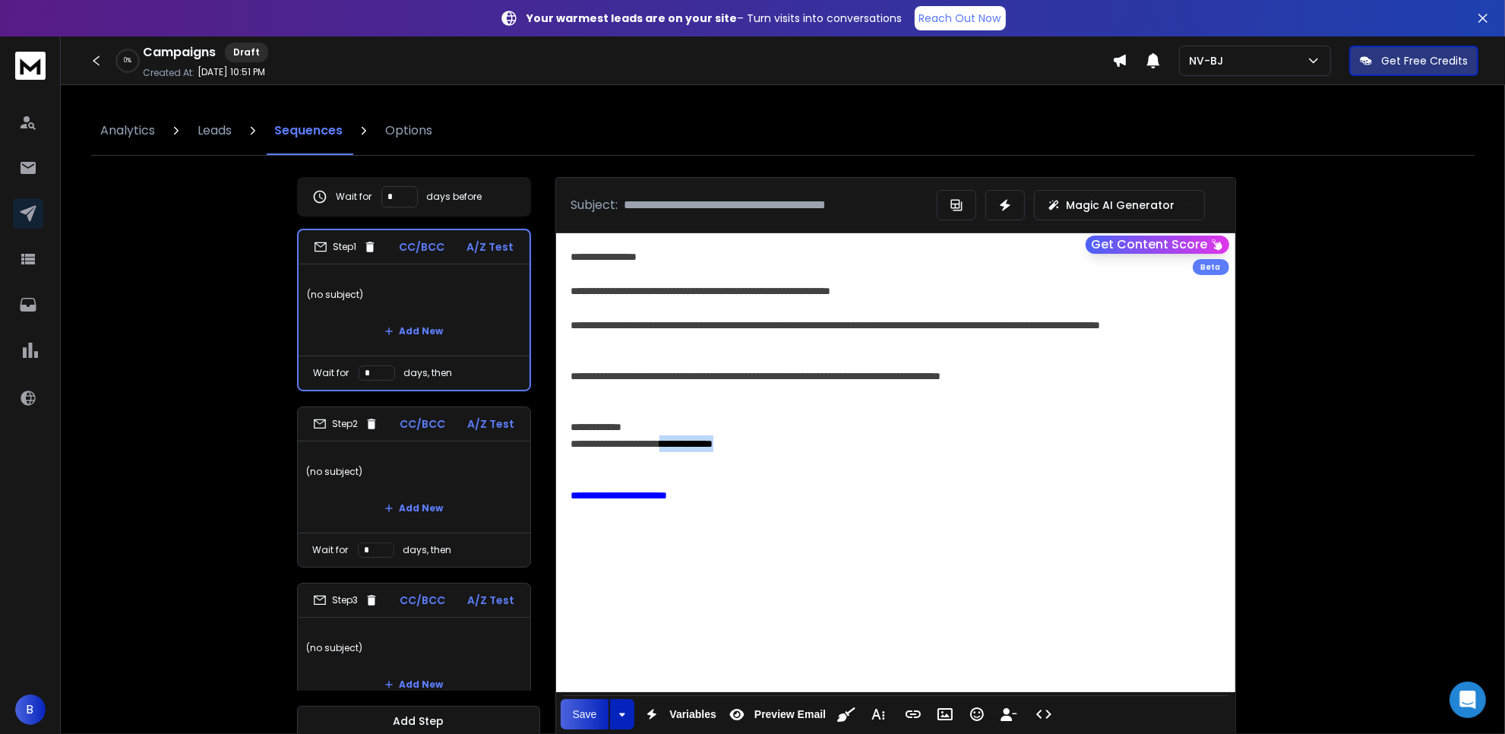
drag, startPoint x: 676, startPoint y: 441, endPoint x: 774, endPoint y: 439, distance: 97.3
click at [774, 439] on div "**********" at bounding box center [895, 443] width 648 height 17
copy div "**********"
click at [471, 470] on p "(no subject)" at bounding box center [414, 472] width 214 height 43
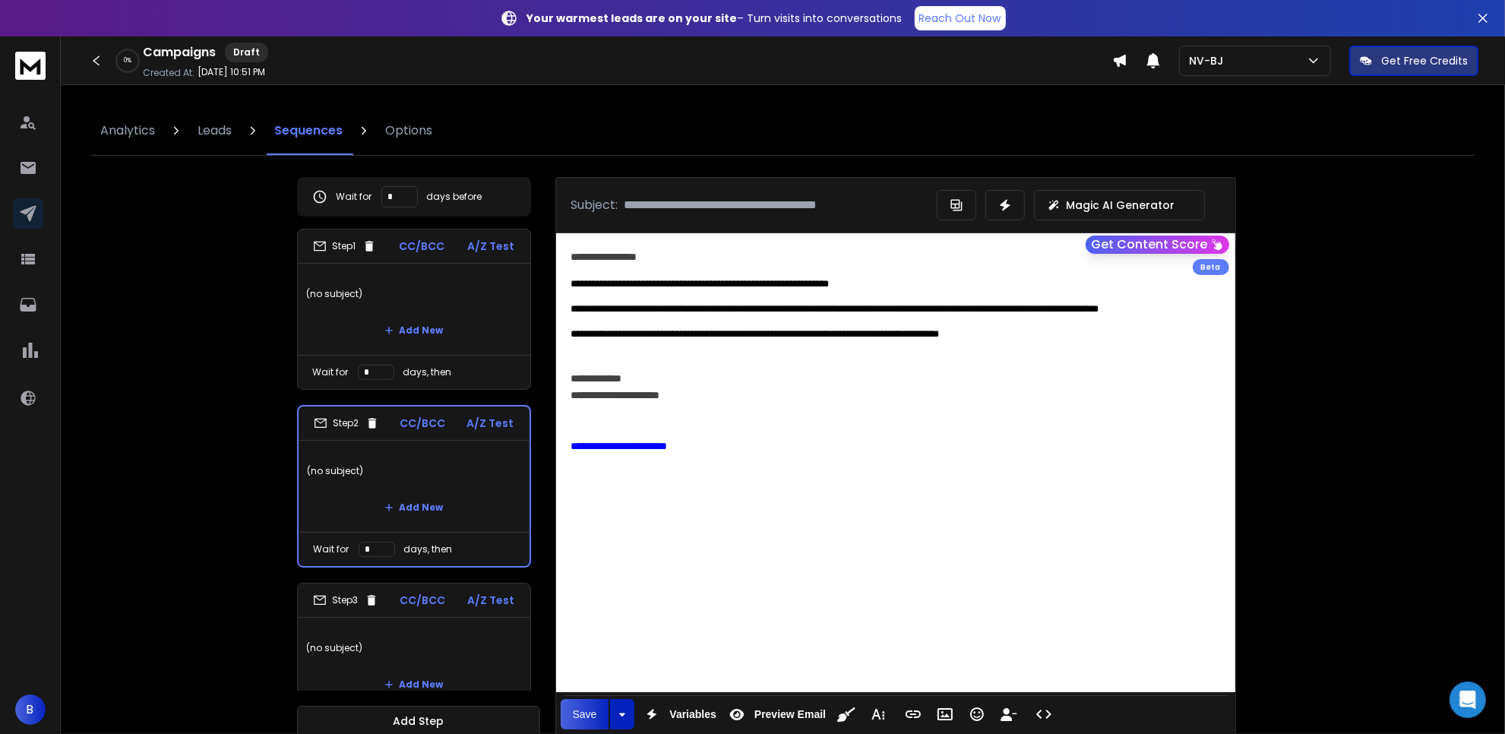
click at [679, 390] on div "**********" at bounding box center [895, 395] width 648 height 17
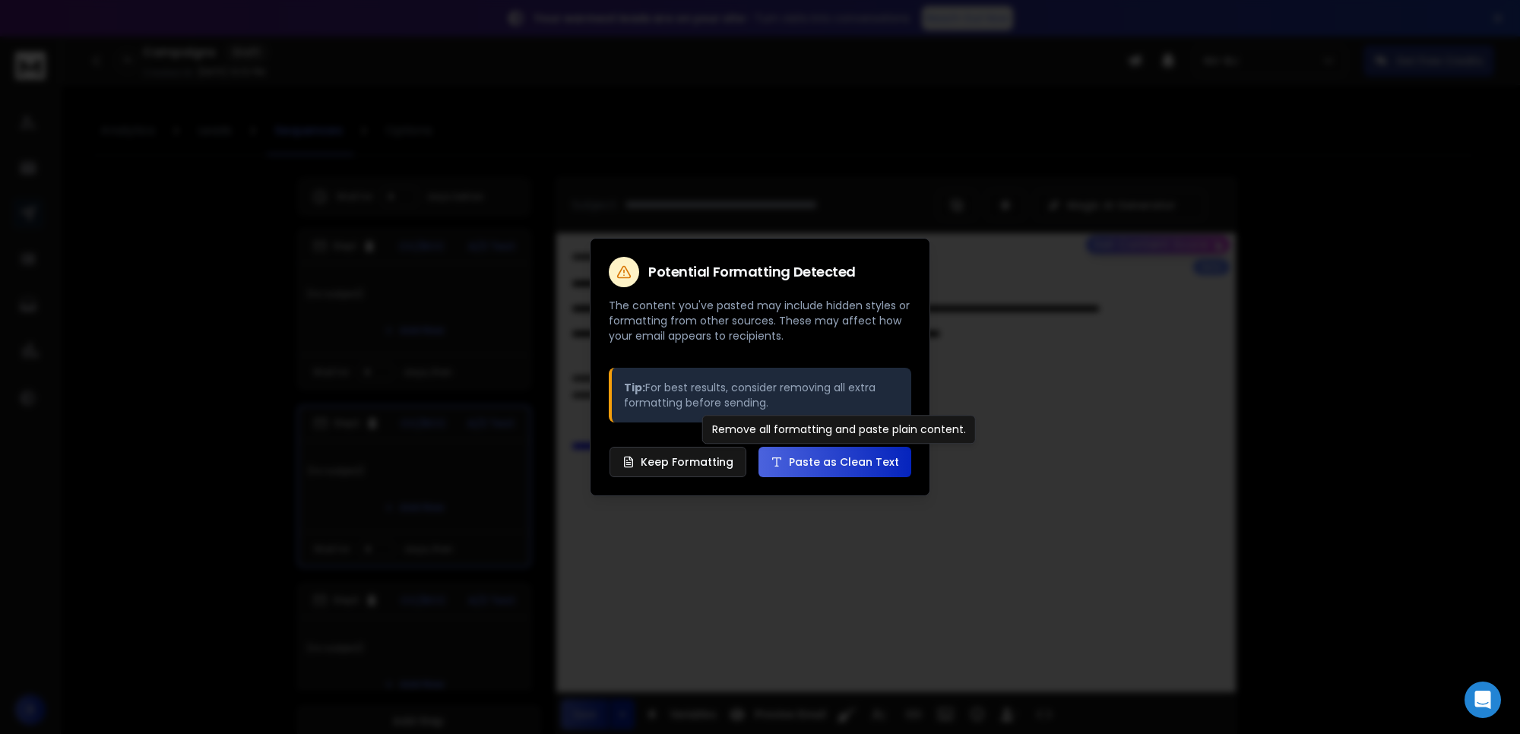
click at [815, 464] on button "Paste as Clean Text" at bounding box center [834, 462] width 153 height 30
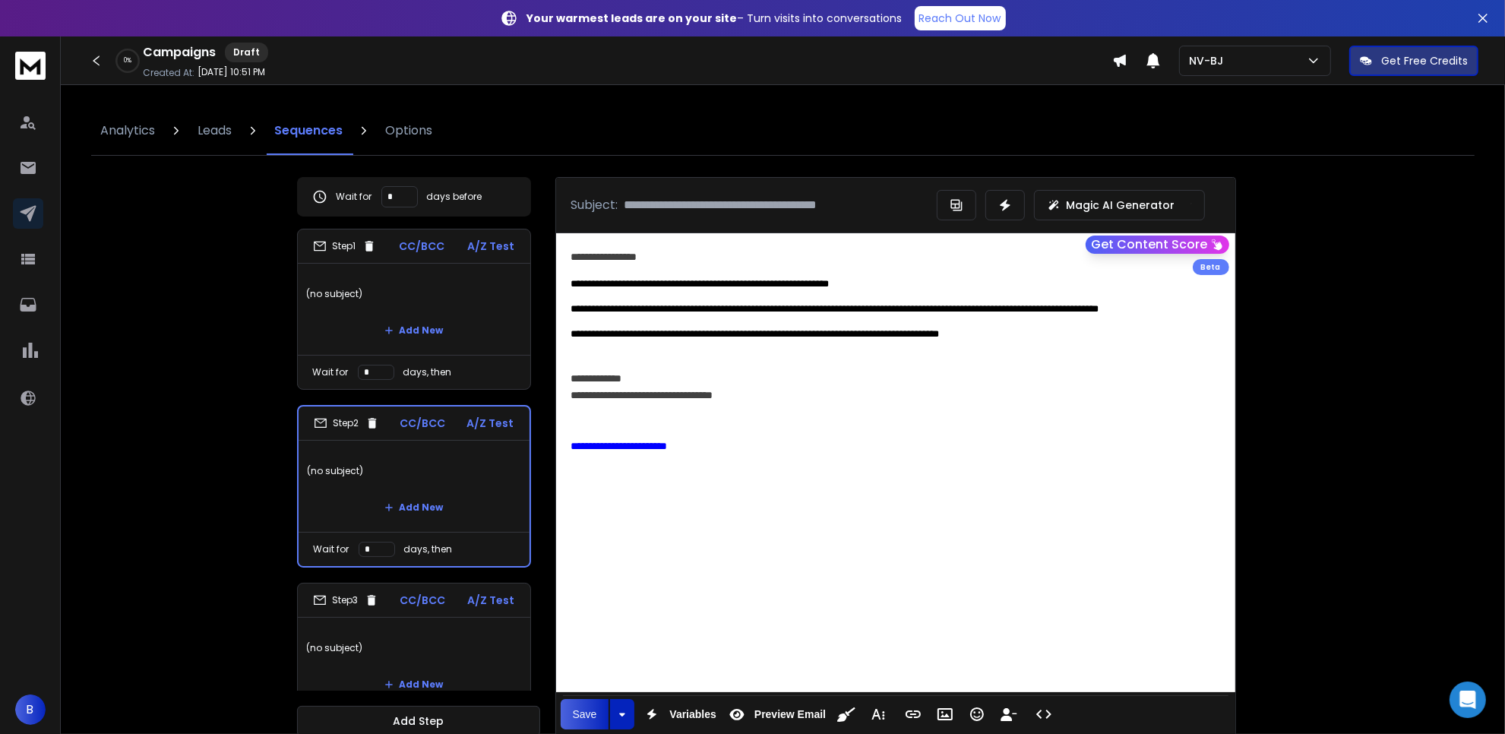
click at [435, 309] on p "(no subject)" at bounding box center [414, 294] width 214 height 43
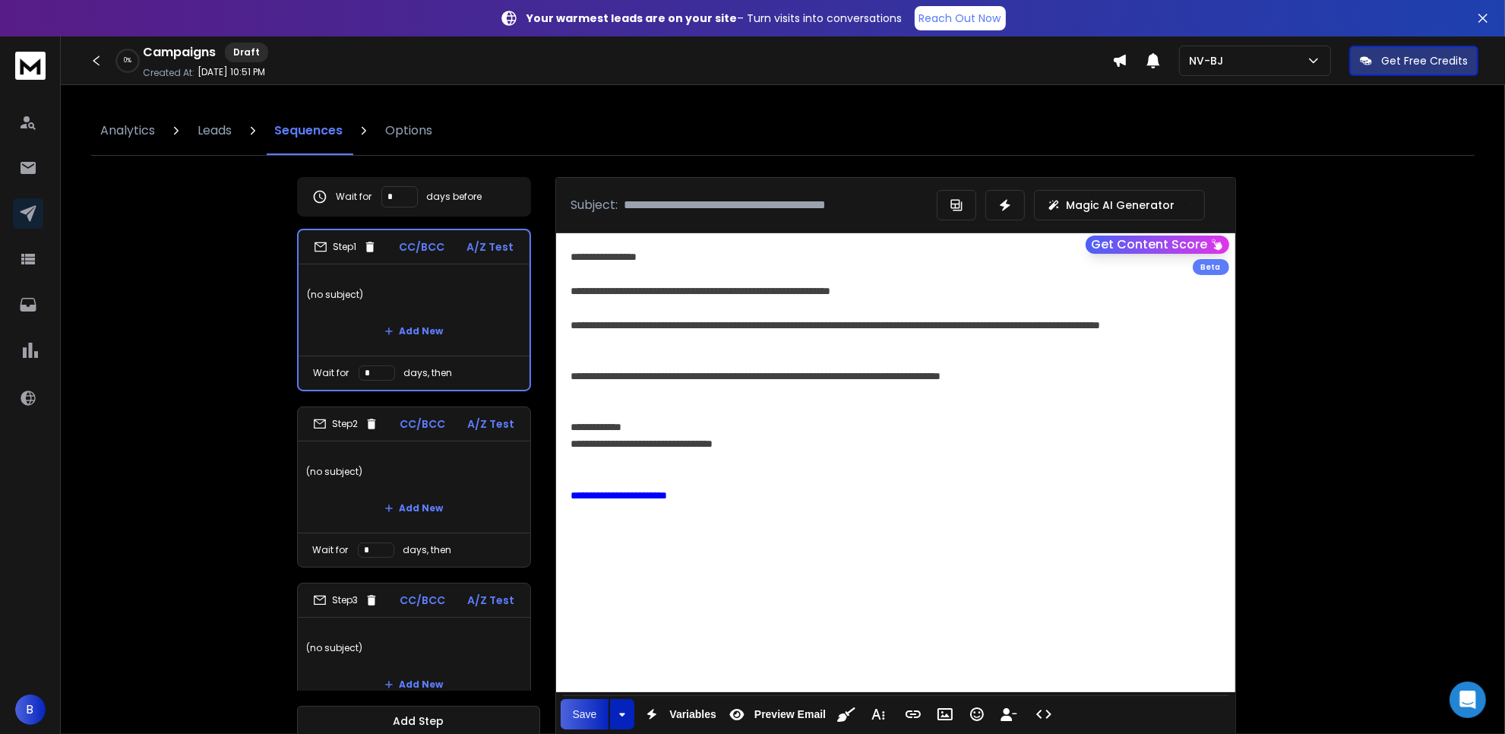
click at [437, 479] on p "(no subject)" at bounding box center [414, 472] width 214 height 43
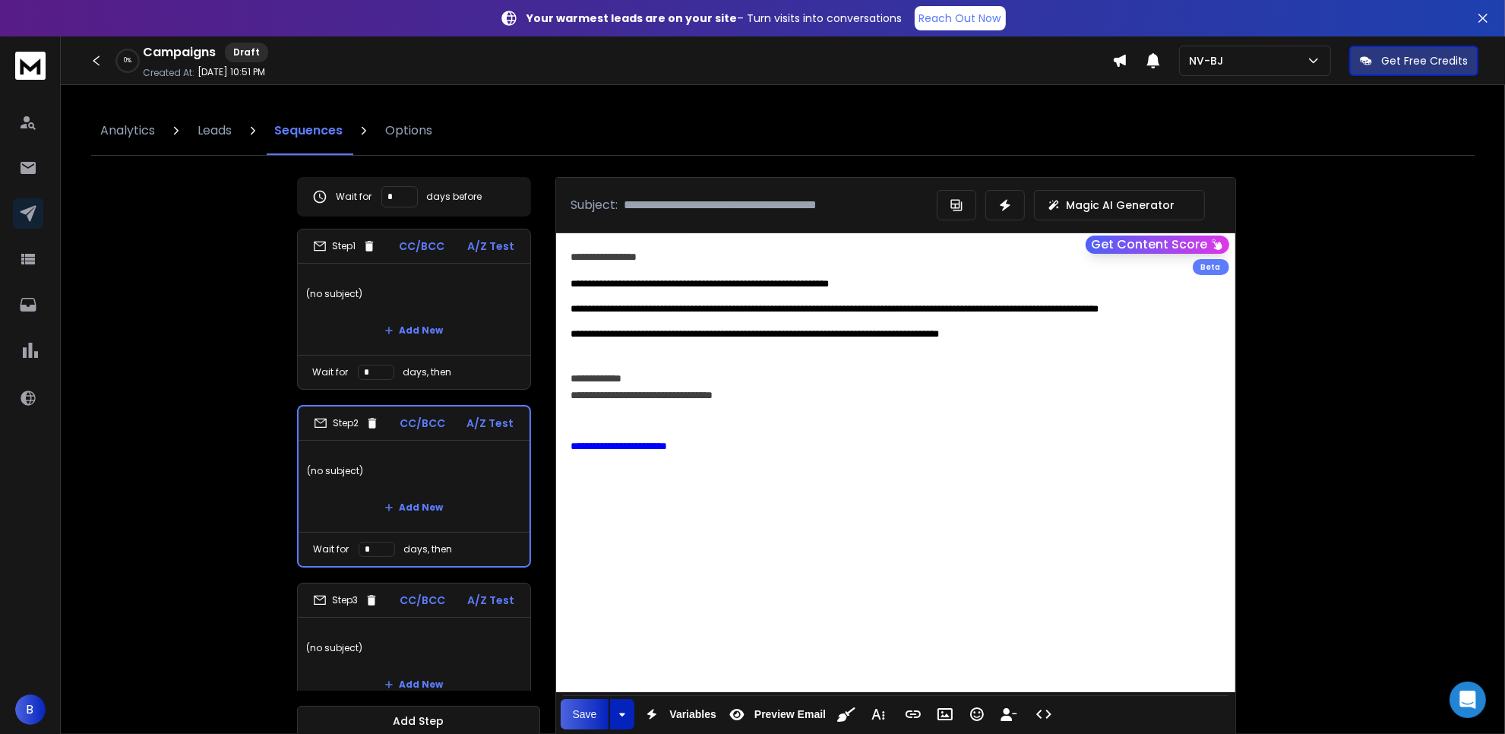
click at [483, 293] on p "(no subject)" at bounding box center [414, 294] width 214 height 43
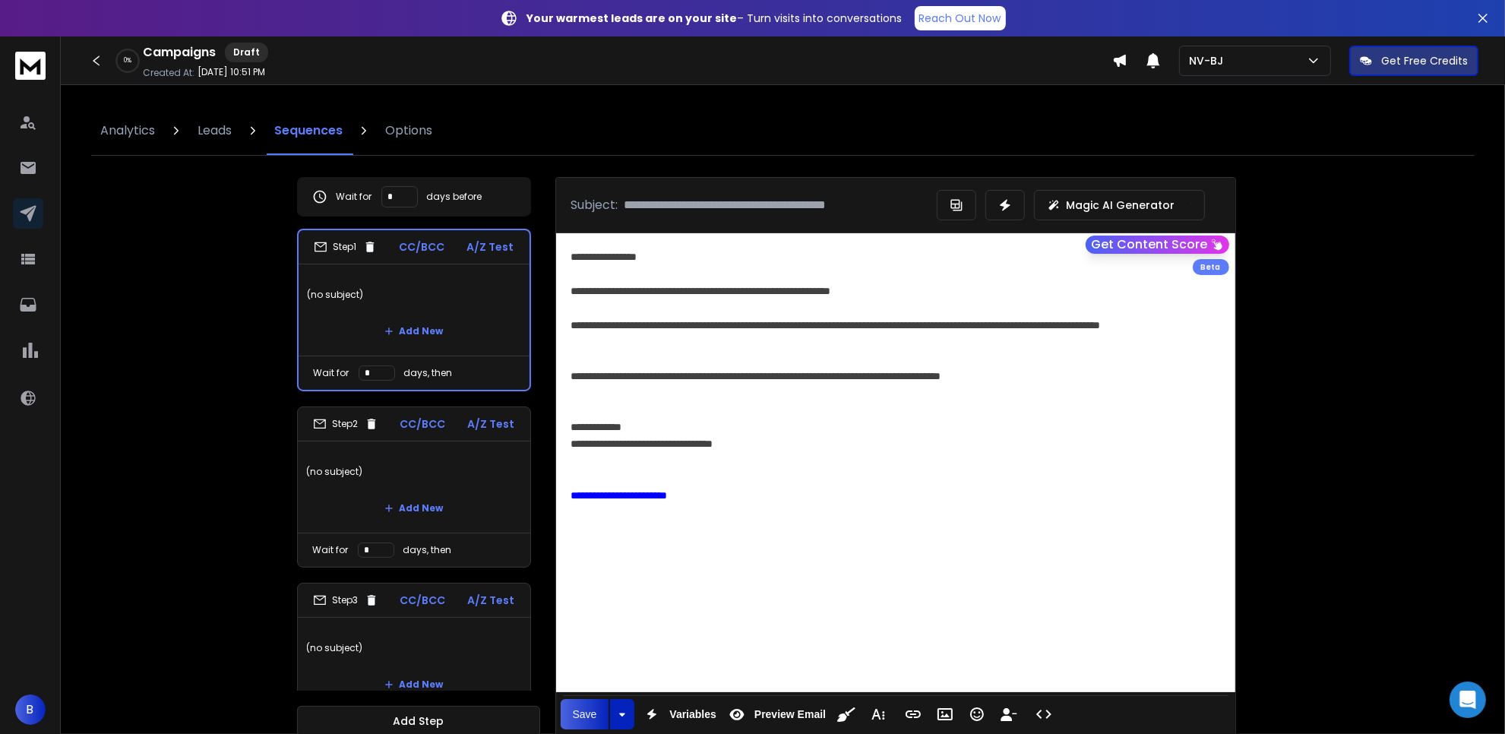
click at [438, 477] on p "(no subject)" at bounding box center [414, 472] width 214 height 43
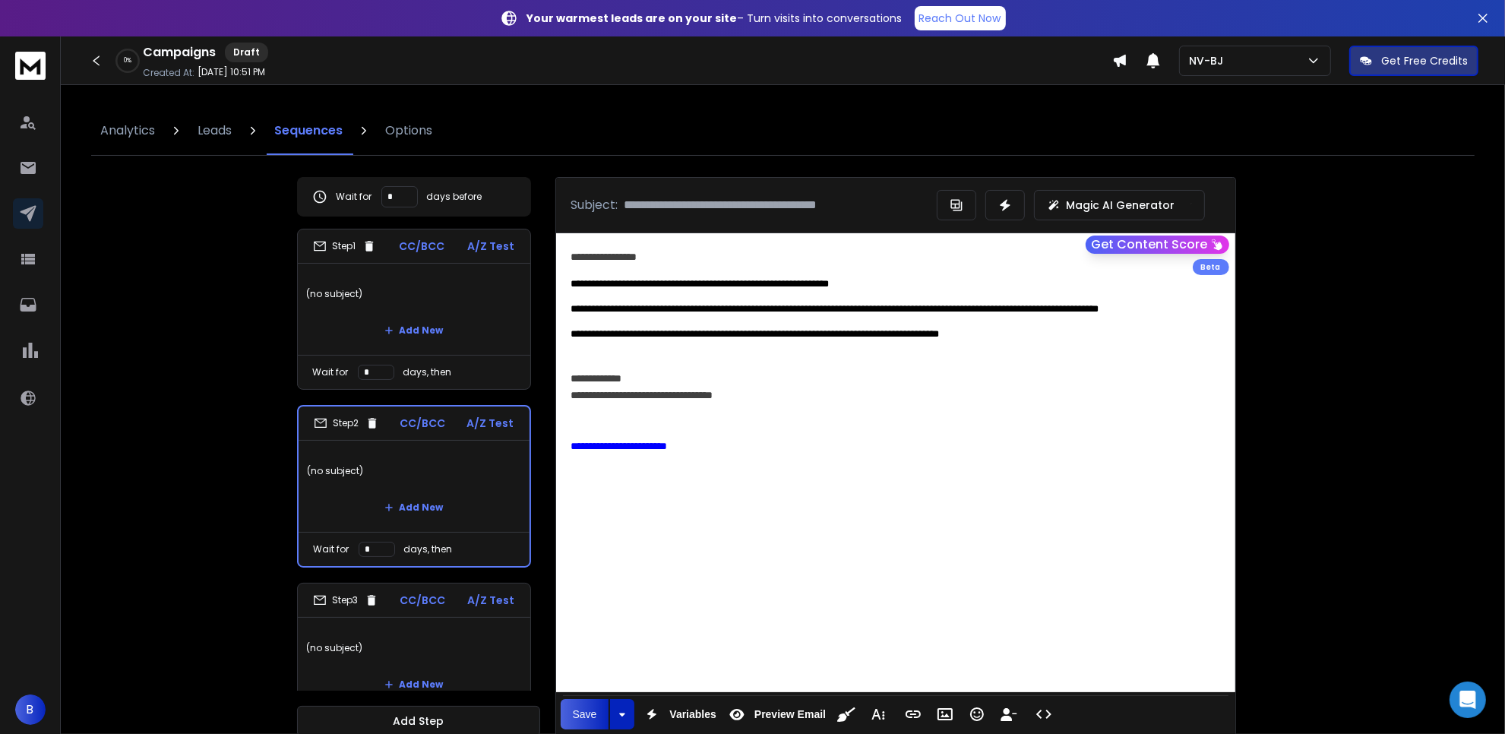
click at [479, 314] on p "(no subject)" at bounding box center [414, 294] width 214 height 43
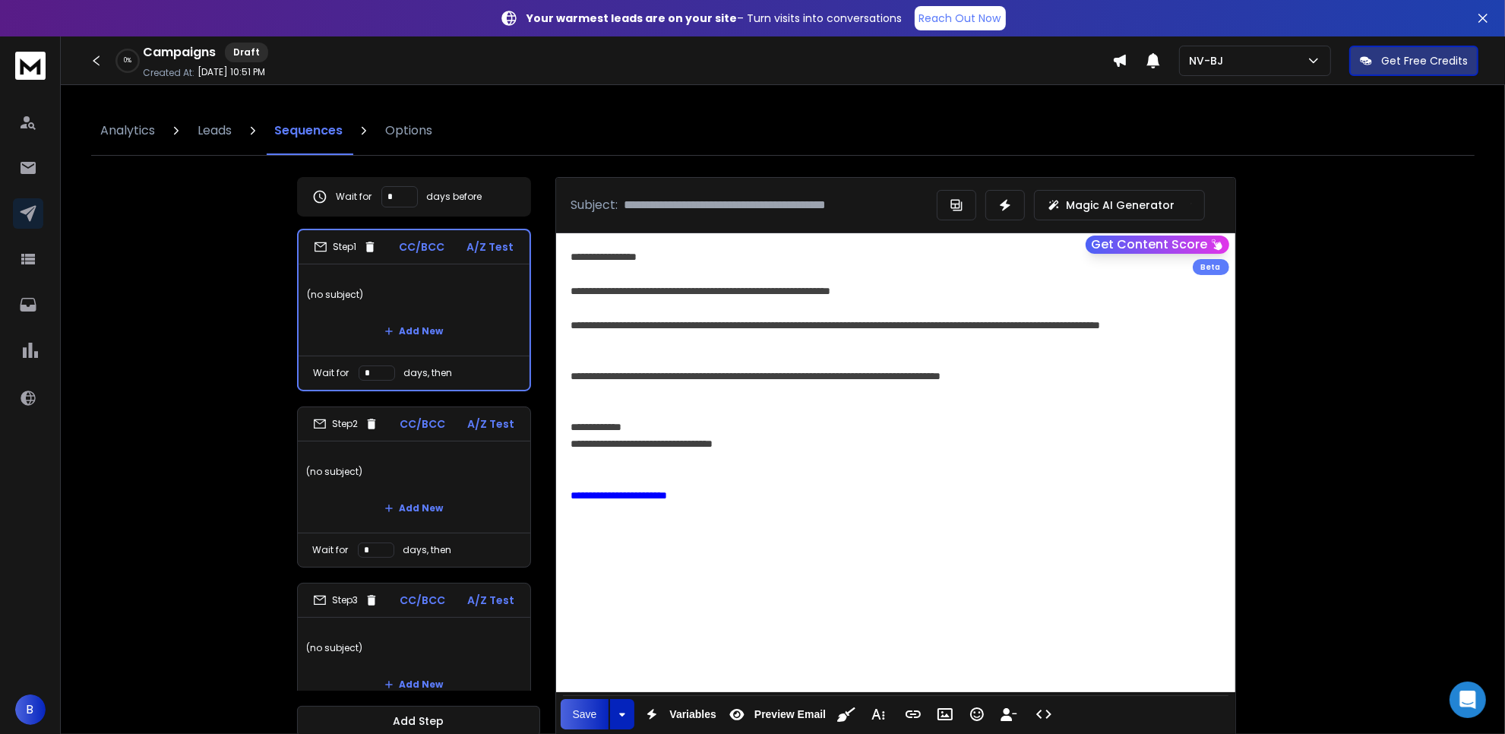
click at [451, 487] on p "(no subject)" at bounding box center [414, 472] width 214 height 43
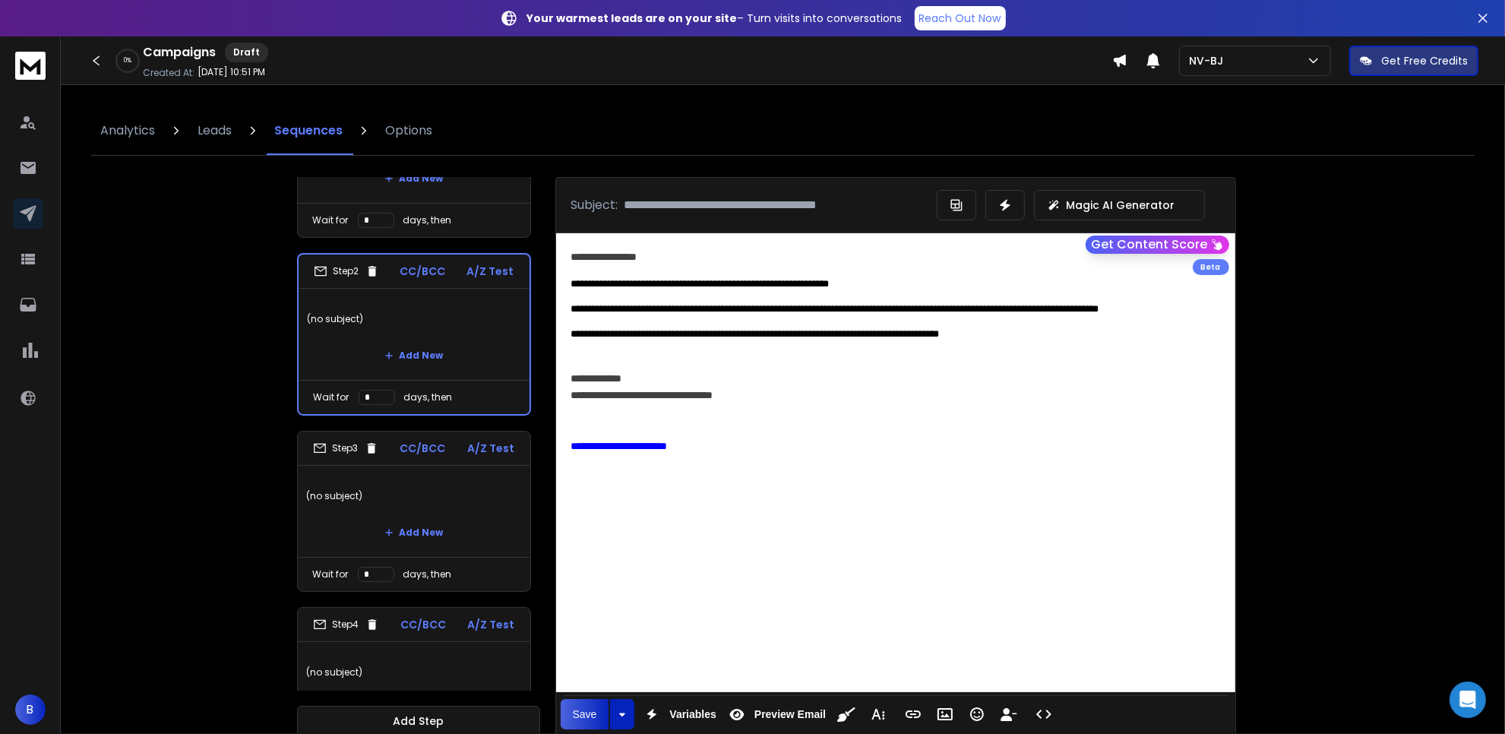
scroll to position [190, 0]
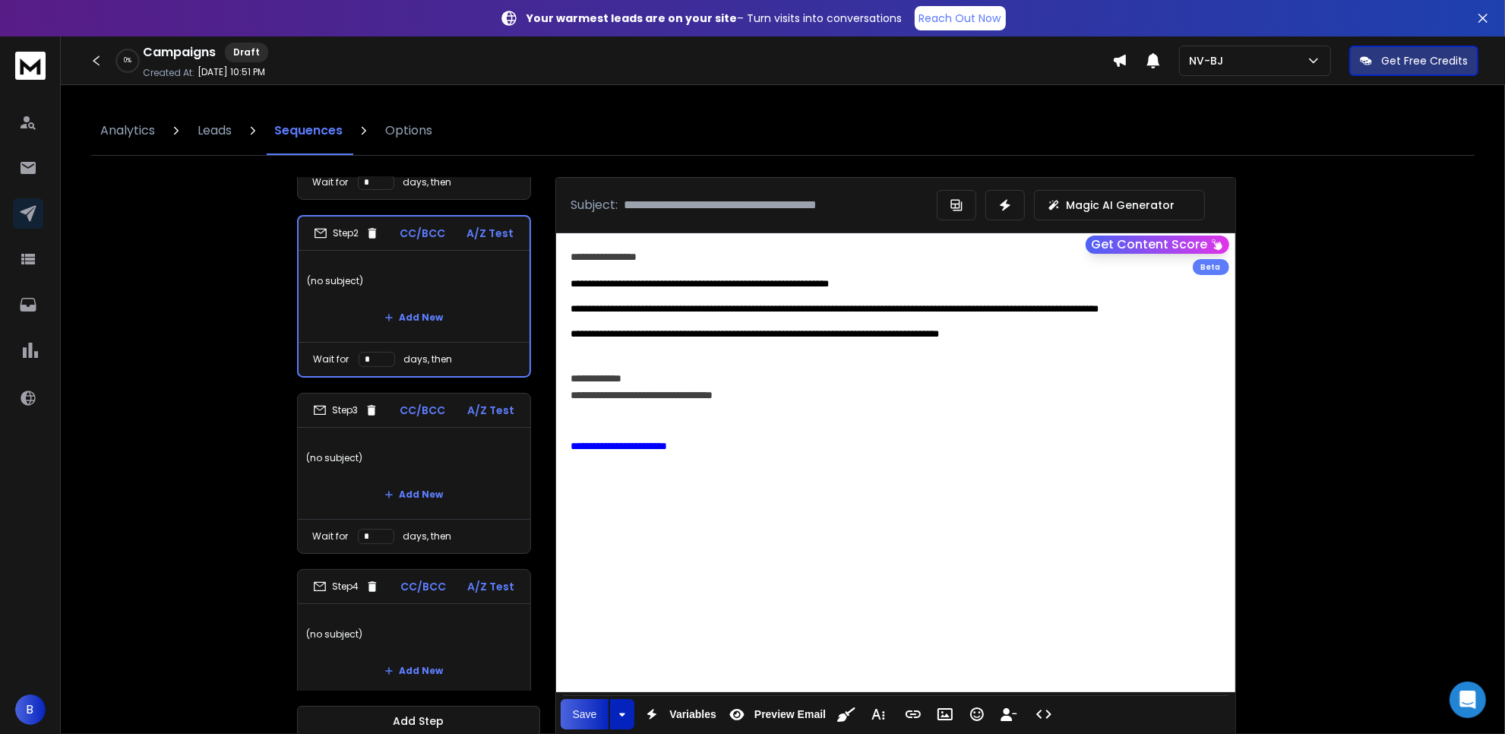
click at [479, 450] on p "(no subject)" at bounding box center [414, 458] width 214 height 43
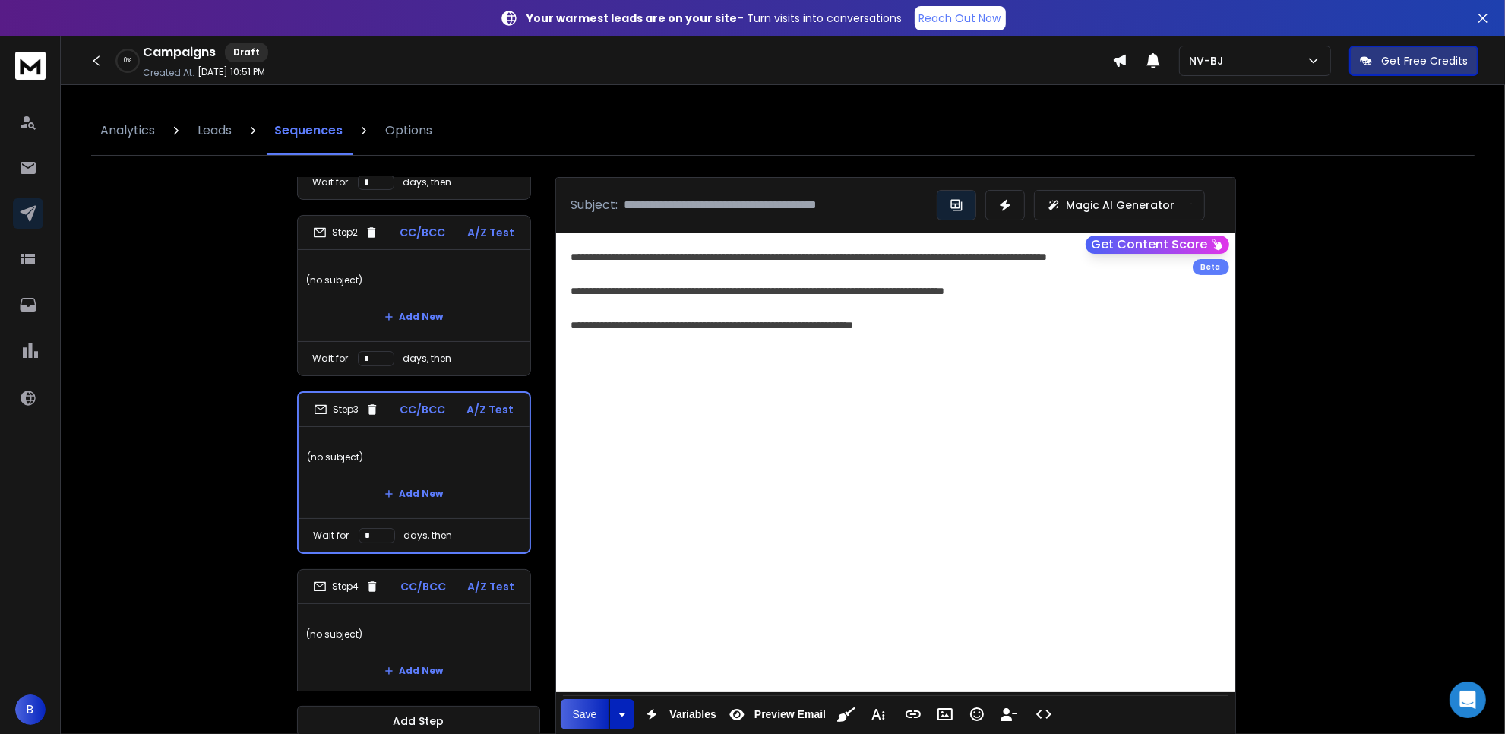
click at [950, 209] on icon at bounding box center [957, 205] width 14 height 14
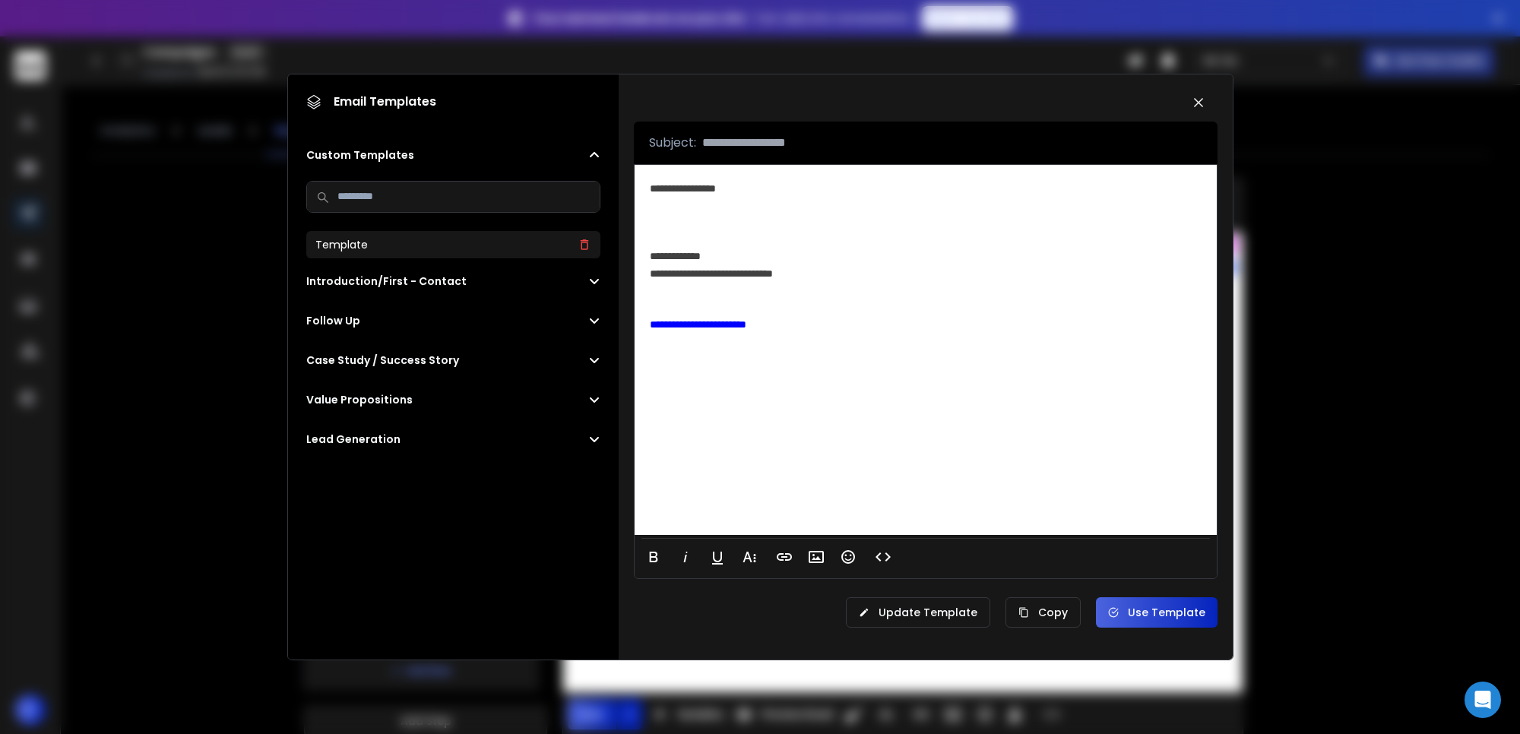
click at [1194, 96] on icon at bounding box center [1199, 103] width 14 height 14
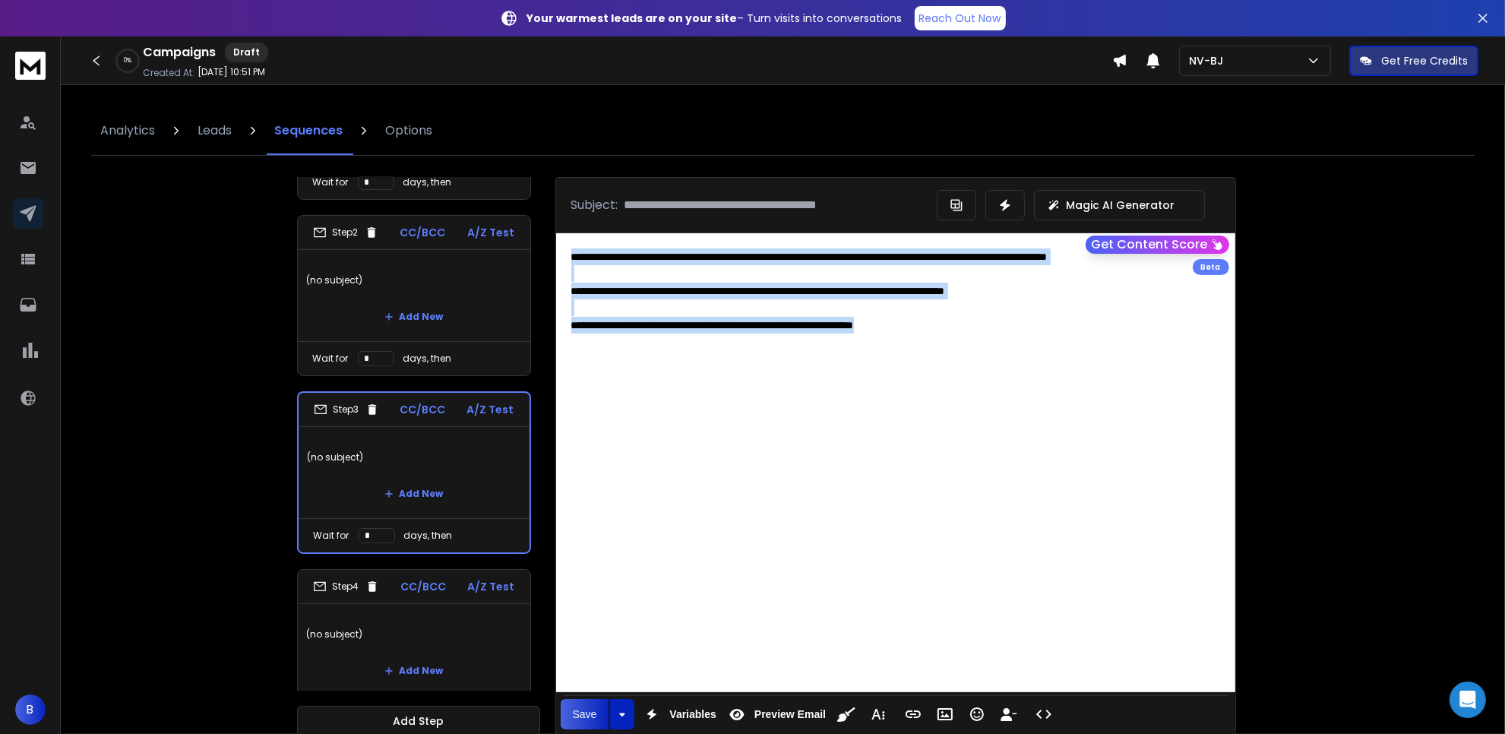
drag, startPoint x: 570, startPoint y: 255, endPoint x: 938, endPoint y: 350, distance: 380.6
click at [938, 350] on div "**********" at bounding box center [895, 453] width 679 height 441
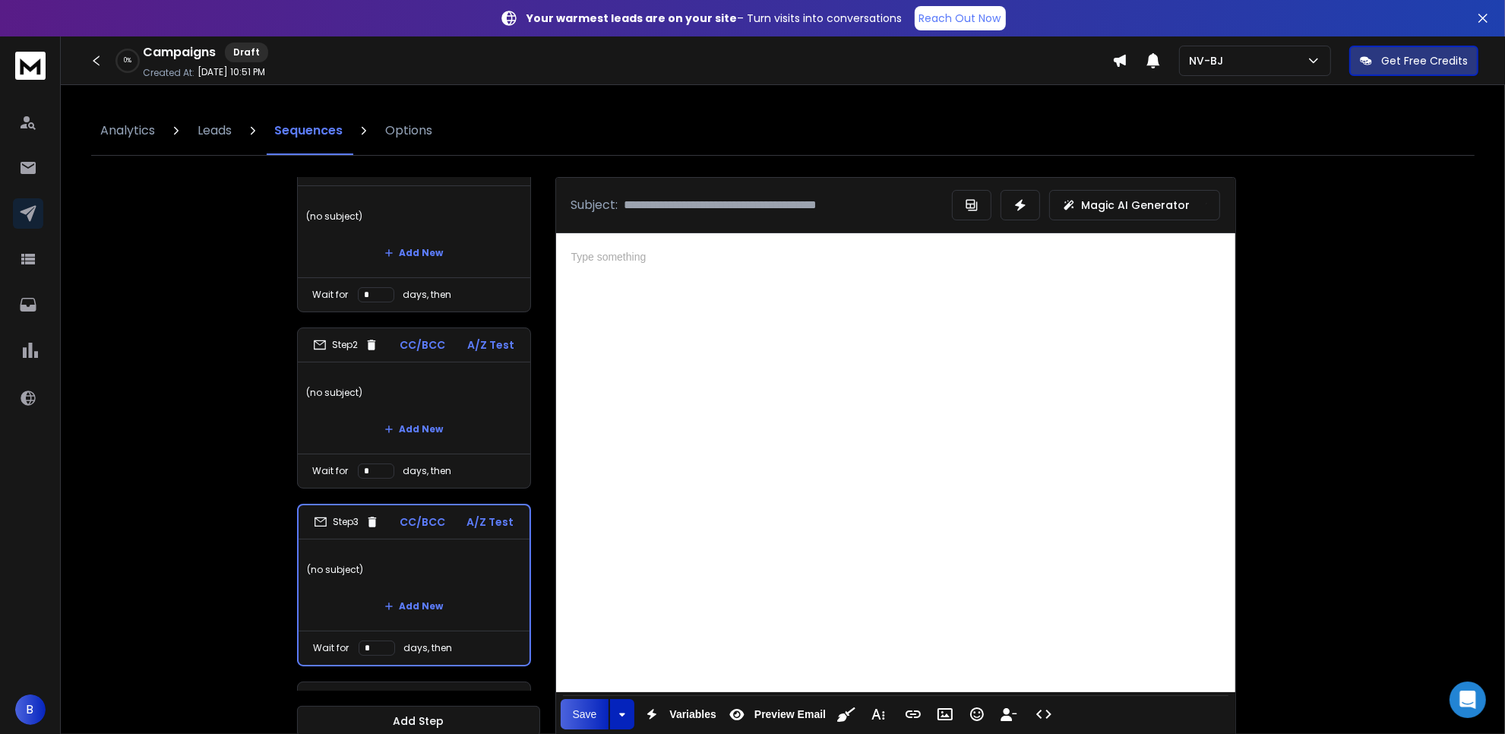
scroll to position [0, 0]
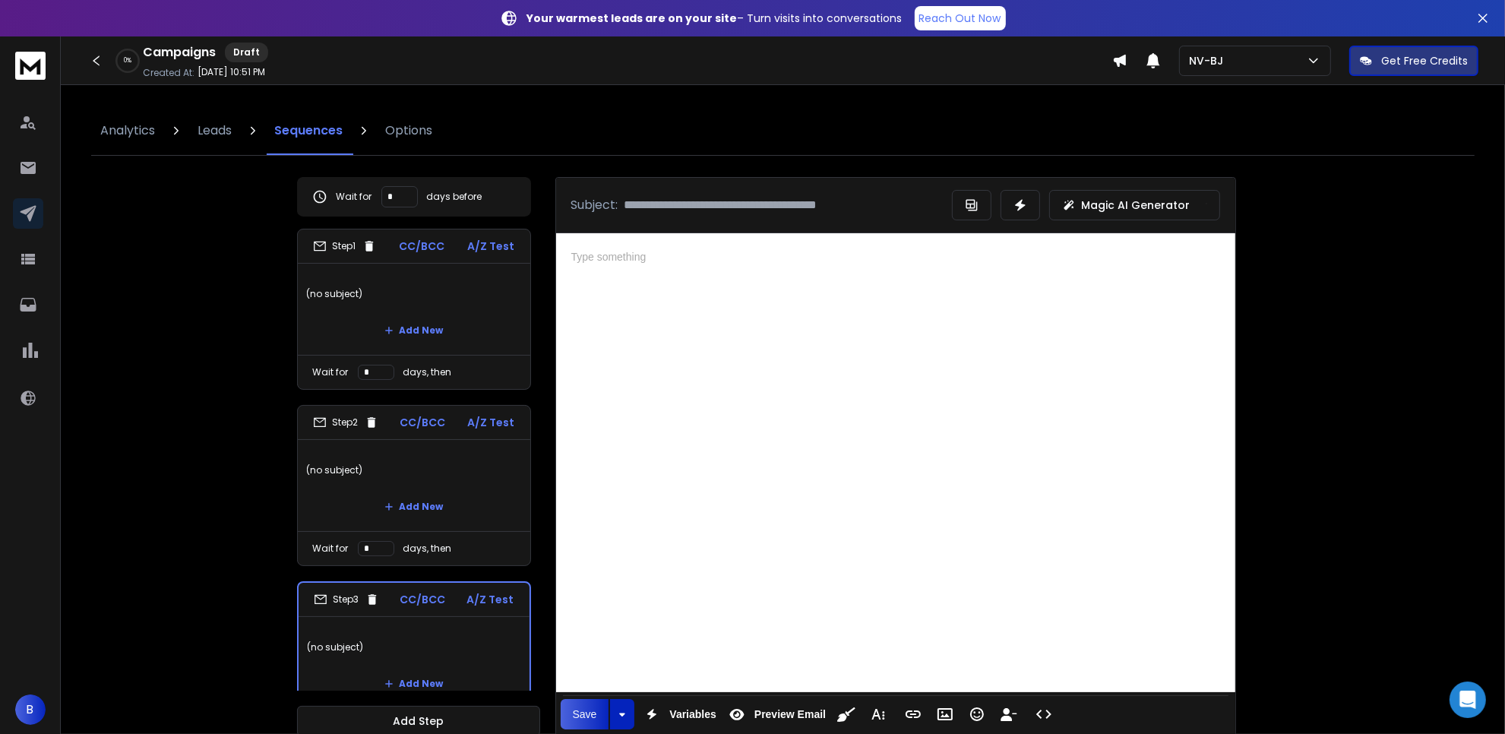
click at [461, 316] on div "Add New" at bounding box center [414, 330] width 214 height 30
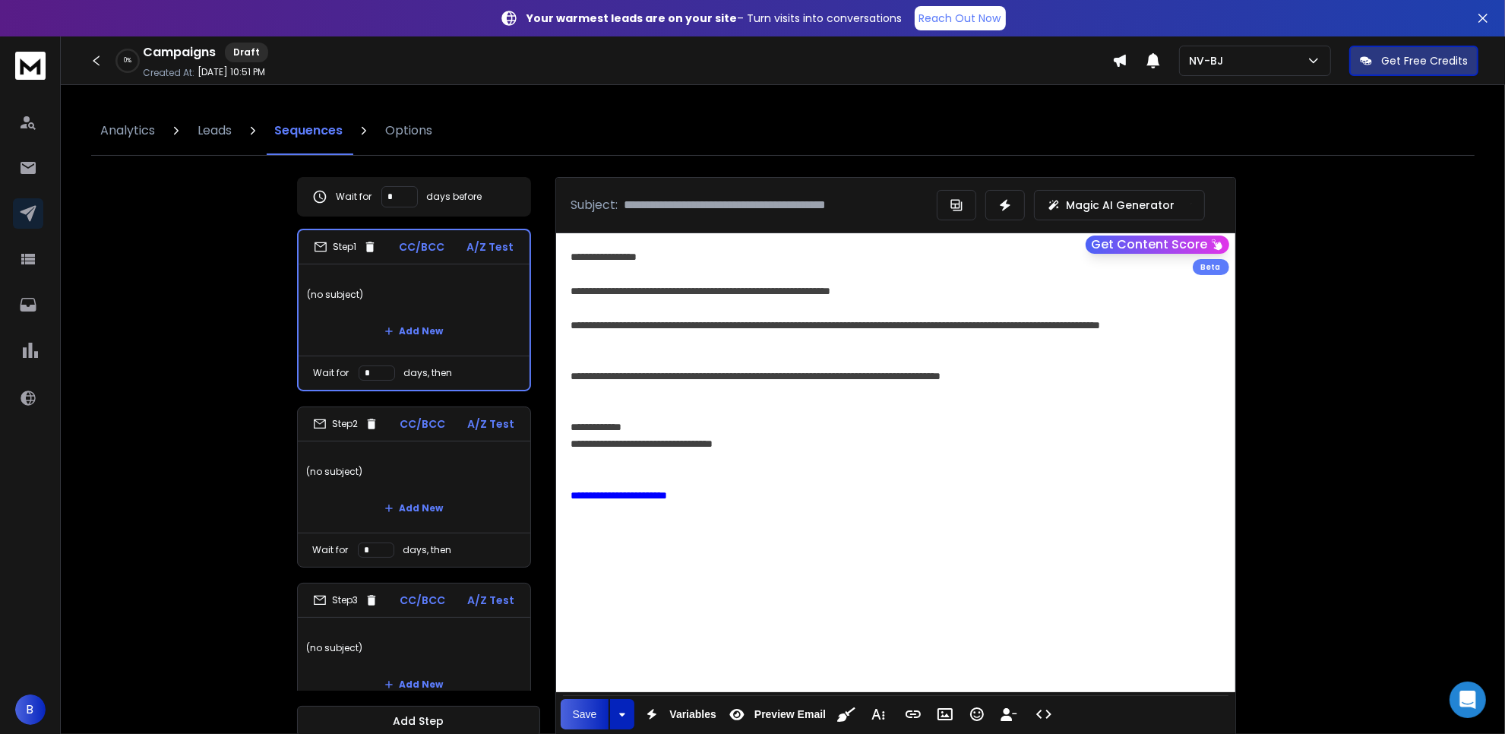
click at [433, 480] on p "(no subject)" at bounding box center [414, 472] width 214 height 43
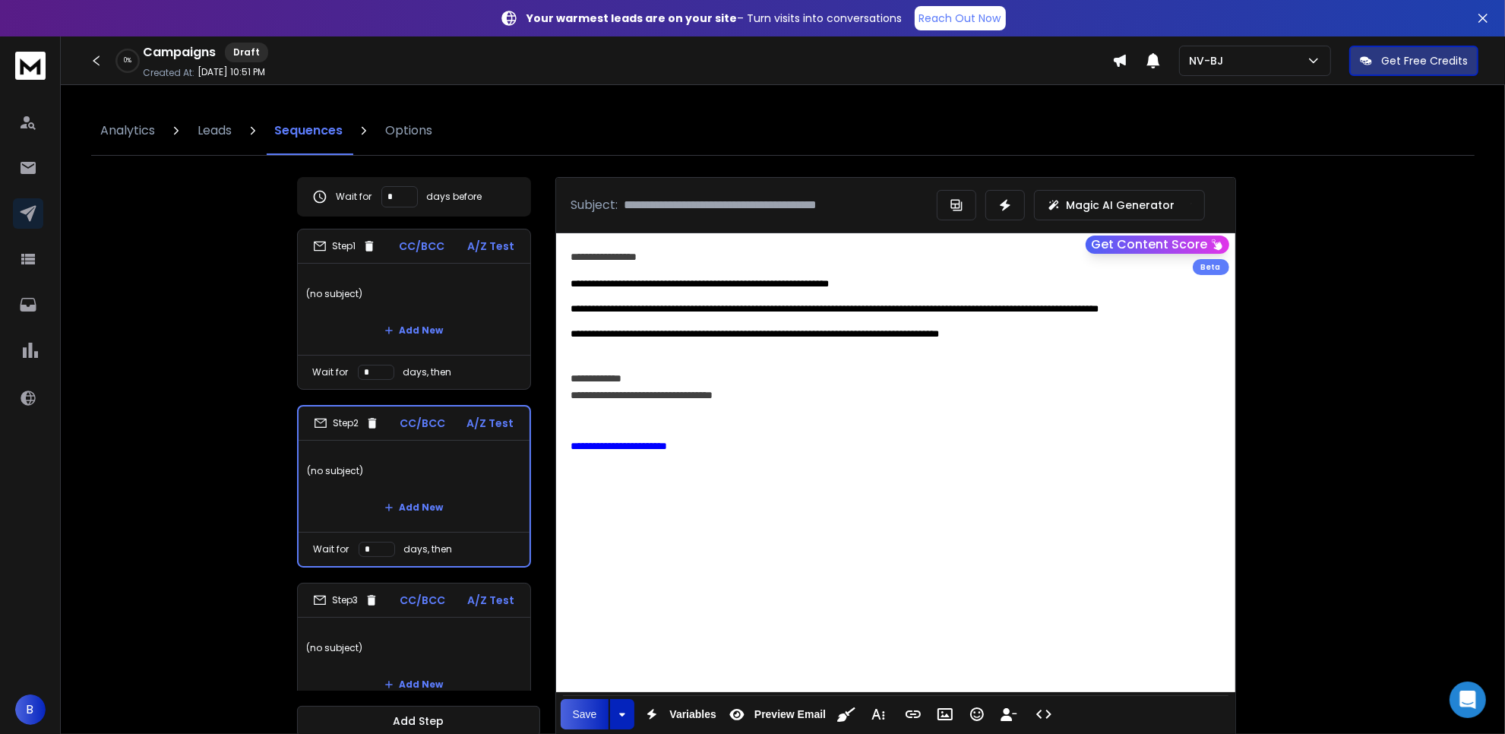
click at [448, 471] on p "(no subject)" at bounding box center [414, 471] width 213 height 43
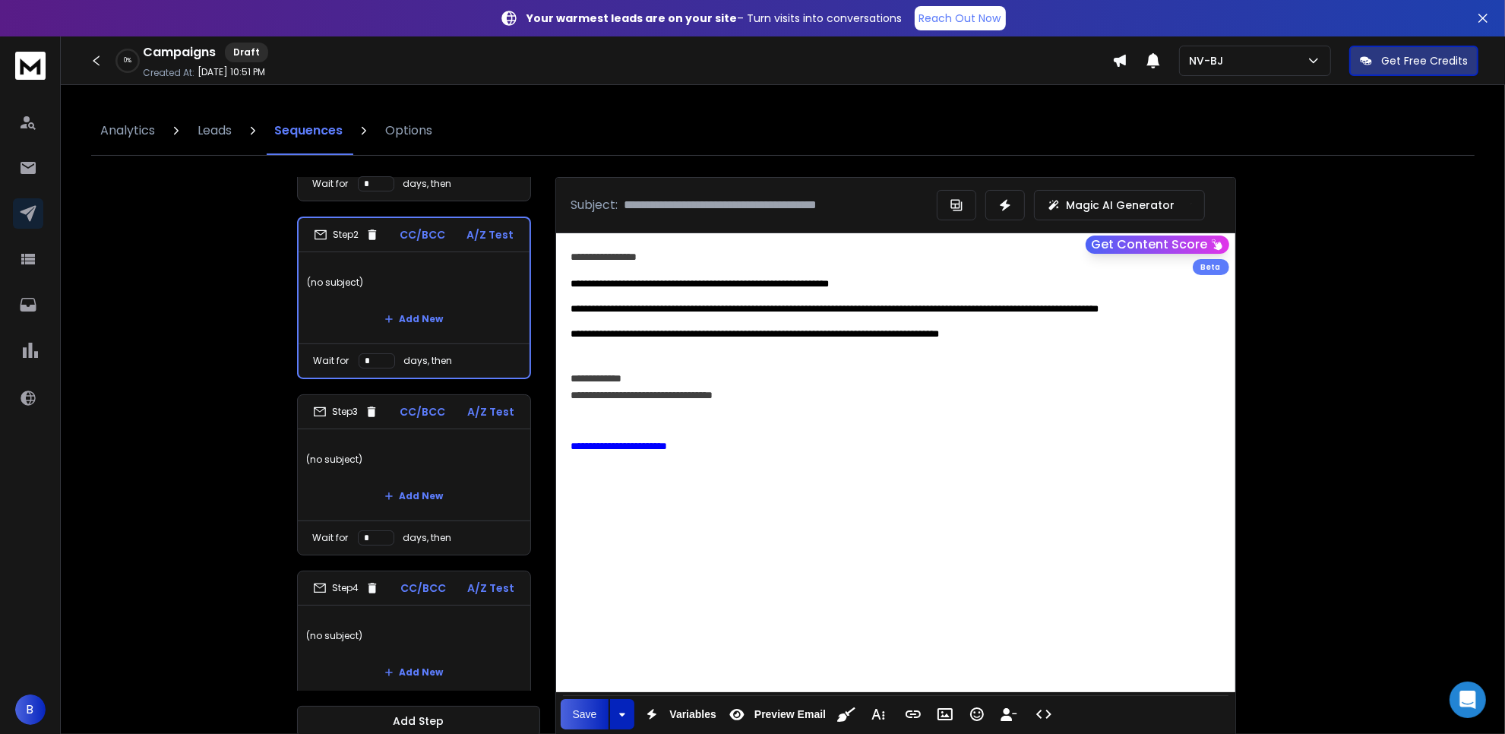
scroll to position [190, 0]
click at [468, 458] on p "(no subject)" at bounding box center [414, 458] width 214 height 43
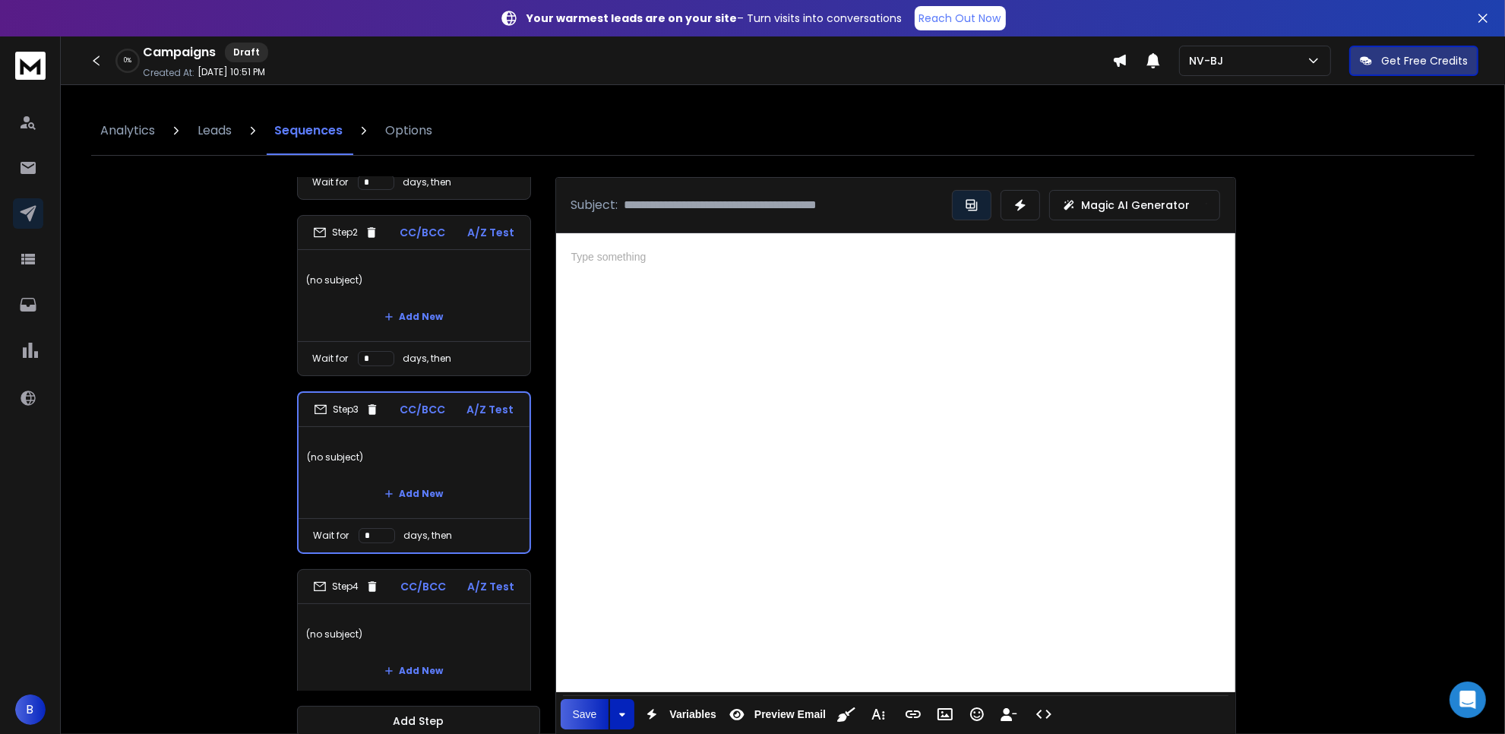
click at [984, 203] on button at bounding box center [972, 205] width 40 height 30
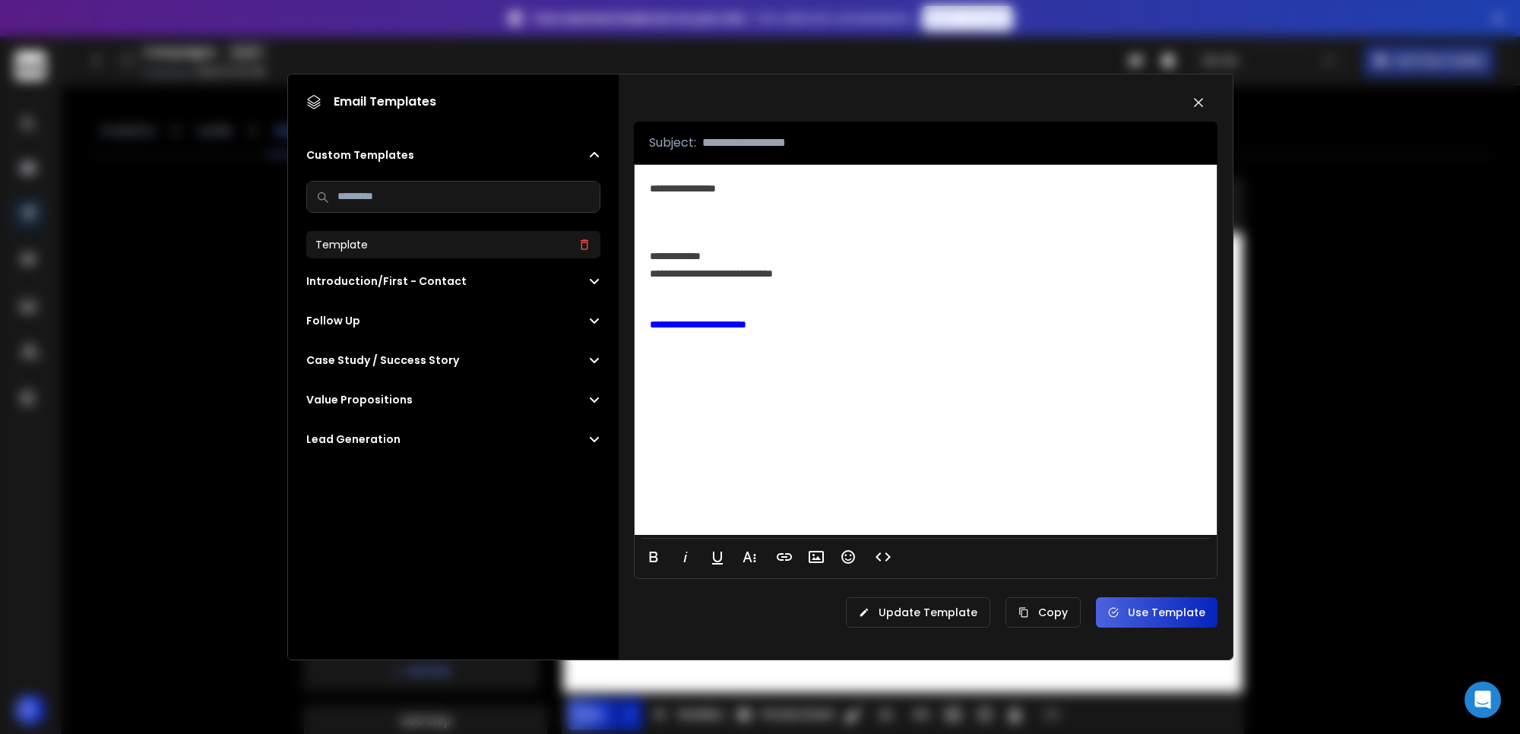
click at [670, 215] on div at bounding box center [926, 222] width 552 height 17
click at [1138, 610] on button "Use Template" at bounding box center [1157, 612] width 122 height 30
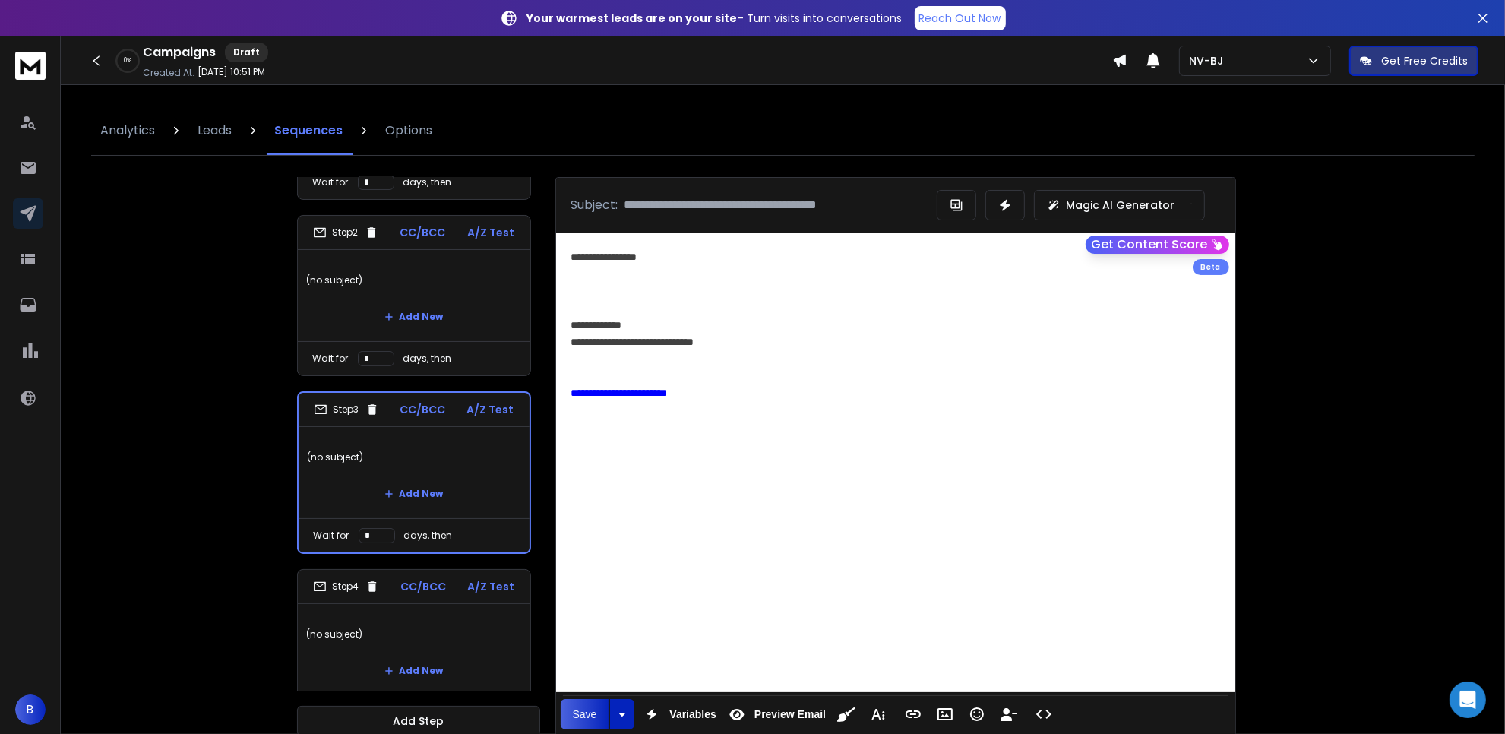
click at [593, 272] on div at bounding box center [895, 273] width 649 height 17
click at [589, 283] on div at bounding box center [895, 291] width 649 height 17
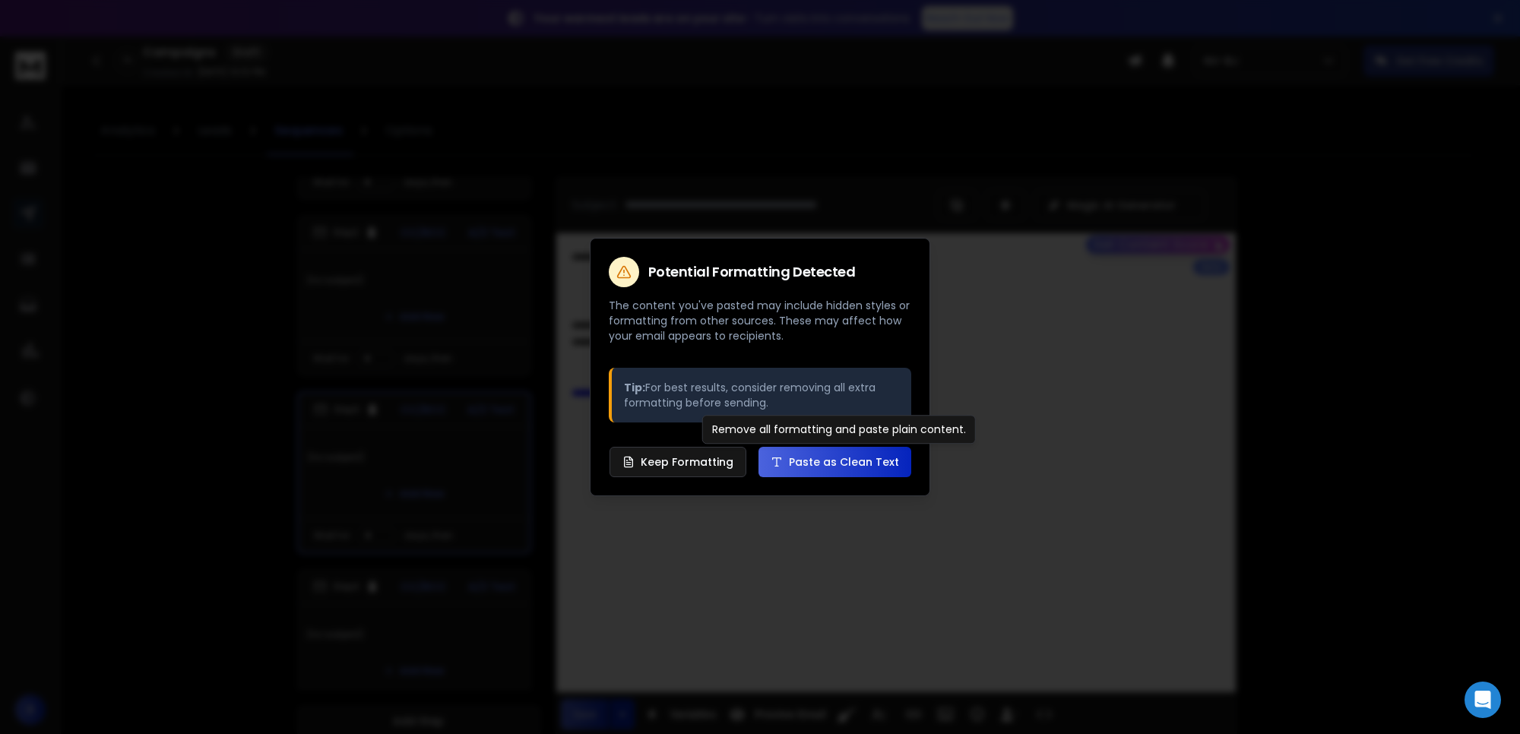
drag, startPoint x: 815, startPoint y: 466, endPoint x: 780, endPoint y: 464, distance: 35.0
click at [814, 465] on button "Paste as Clean Text" at bounding box center [834, 462] width 153 height 30
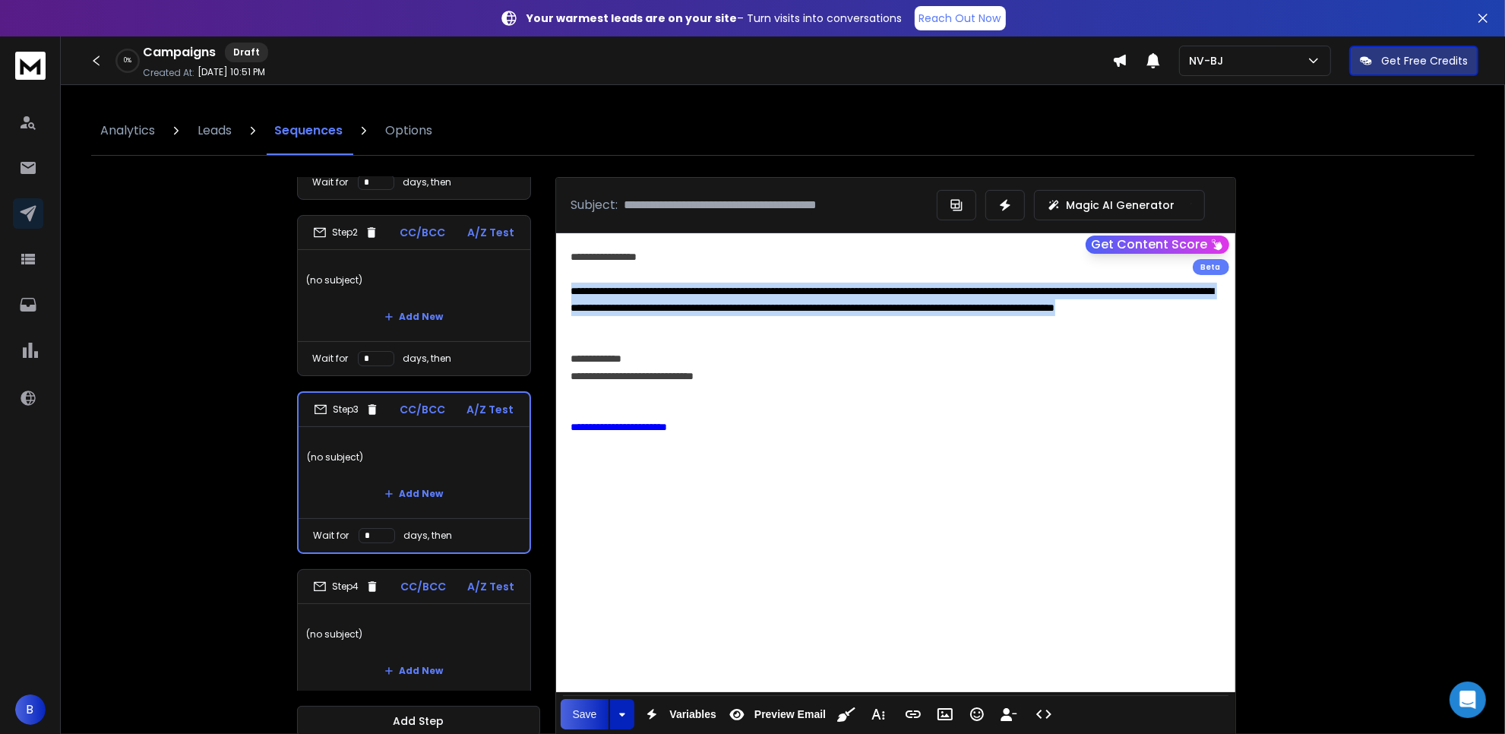
drag, startPoint x: 572, startPoint y: 290, endPoint x: 707, endPoint y: 324, distance: 139.5
click at [707, 324] on div "**********" at bounding box center [895, 308] width 648 height 51
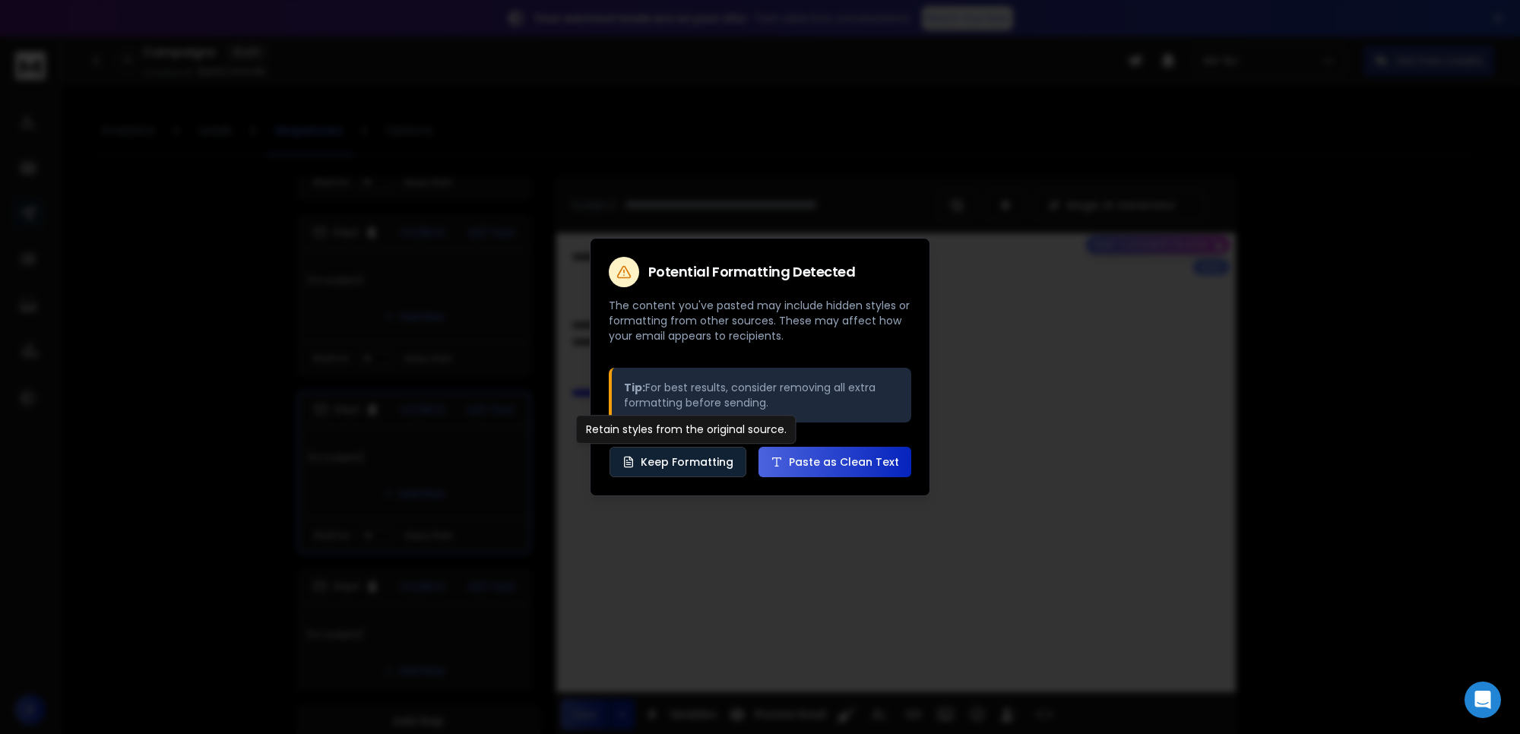
click at [695, 464] on button "Keep Formatting" at bounding box center [677, 462] width 137 height 30
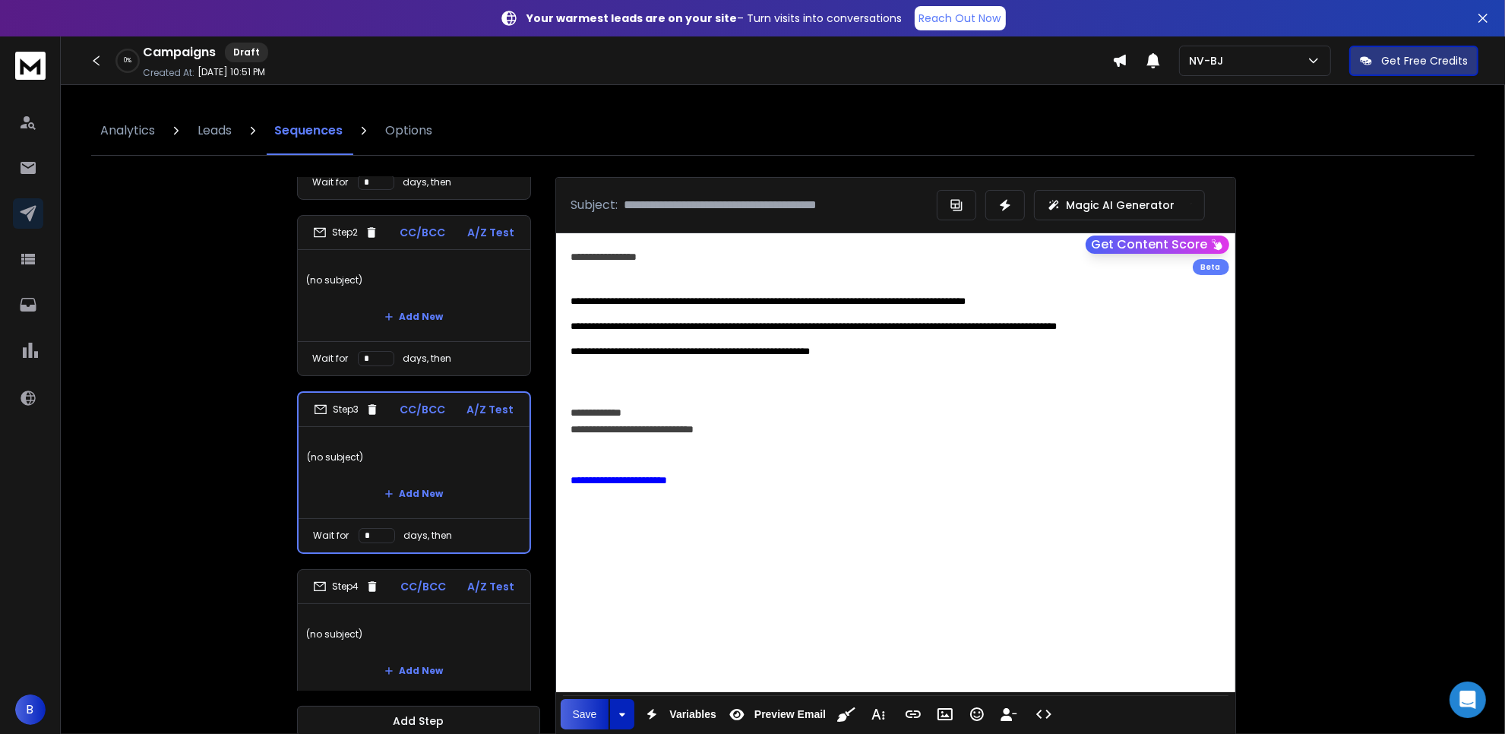
click at [894, 324] on span "**********" at bounding box center [814, 326] width 486 height 10
click at [891, 324] on span "**********" at bounding box center [814, 326] width 486 height 10
click at [568, 388] on div "**********" at bounding box center [895, 453] width 679 height 441
drag, startPoint x: 674, startPoint y: 432, endPoint x: 726, endPoint y: 426, distance: 51.9
click at [726, 426] on div "**********" at bounding box center [895, 429] width 648 height 17
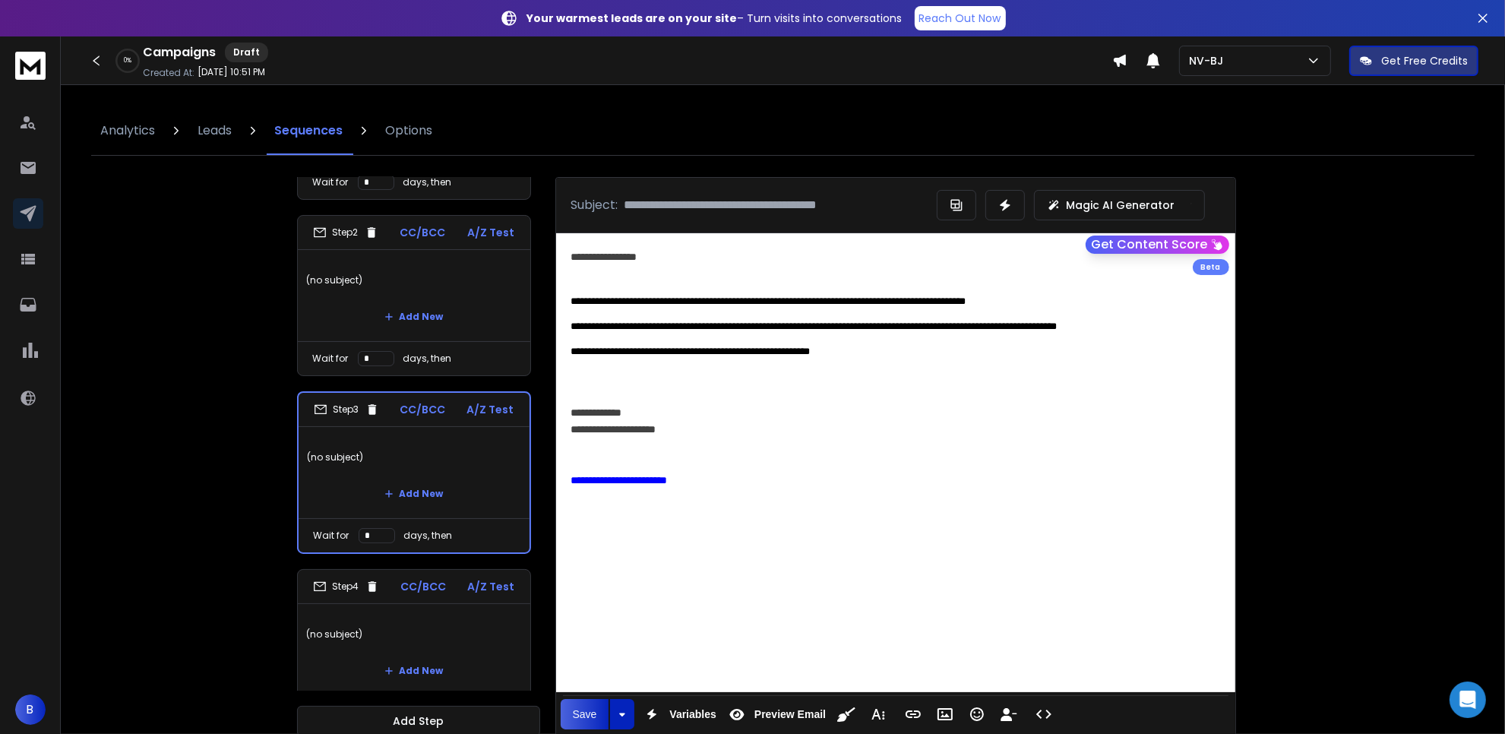
click at [393, 461] on p "(no subject)" at bounding box center [414, 457] width 213 height 43
click at [479, 290] on p "(no subject)" at bounding box center [414, 280] width 214 height 43
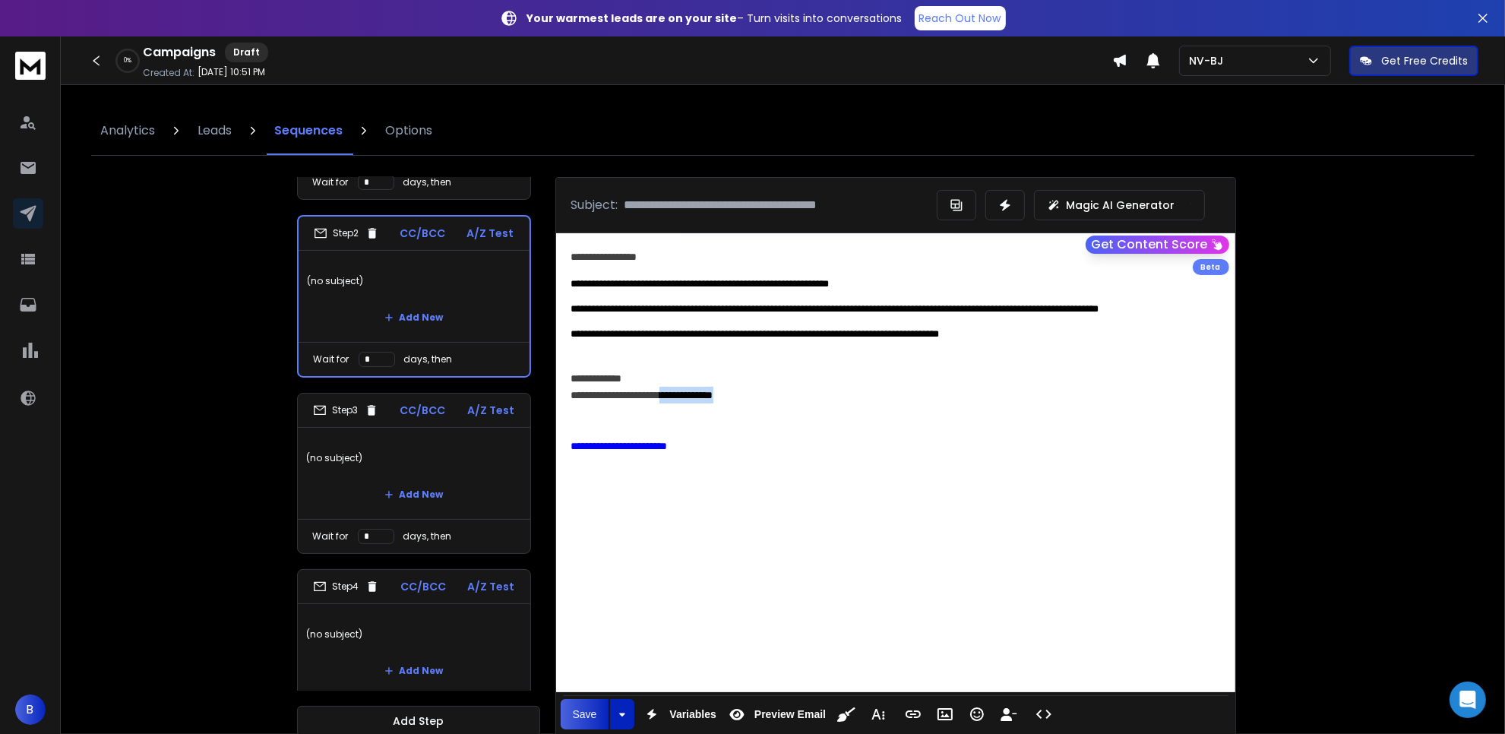
drag, startPoint x: 678, startPoint y: 389, endPoint x: 753, endPoint y: 391, distance: 75.3
click at [753, 391] on div "**********" at bounding box center [895, 395] width 648 height 17
copy div "**********"
click at [472, 484] on div "Add New" at bounding box center [414, 495] width 214 height 30
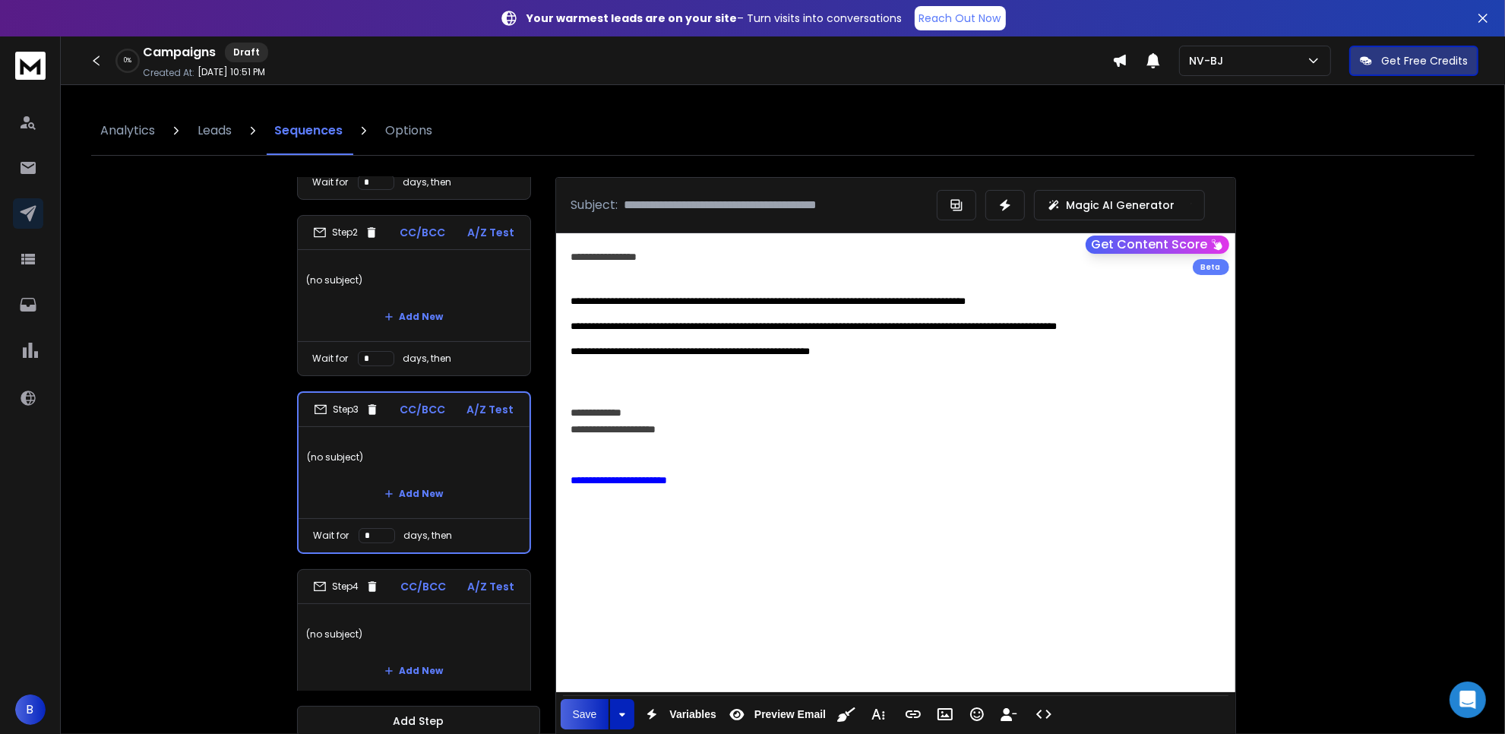
click at [682, 428] on div "**********" at bounding box center [895, 429] width 648 height 17
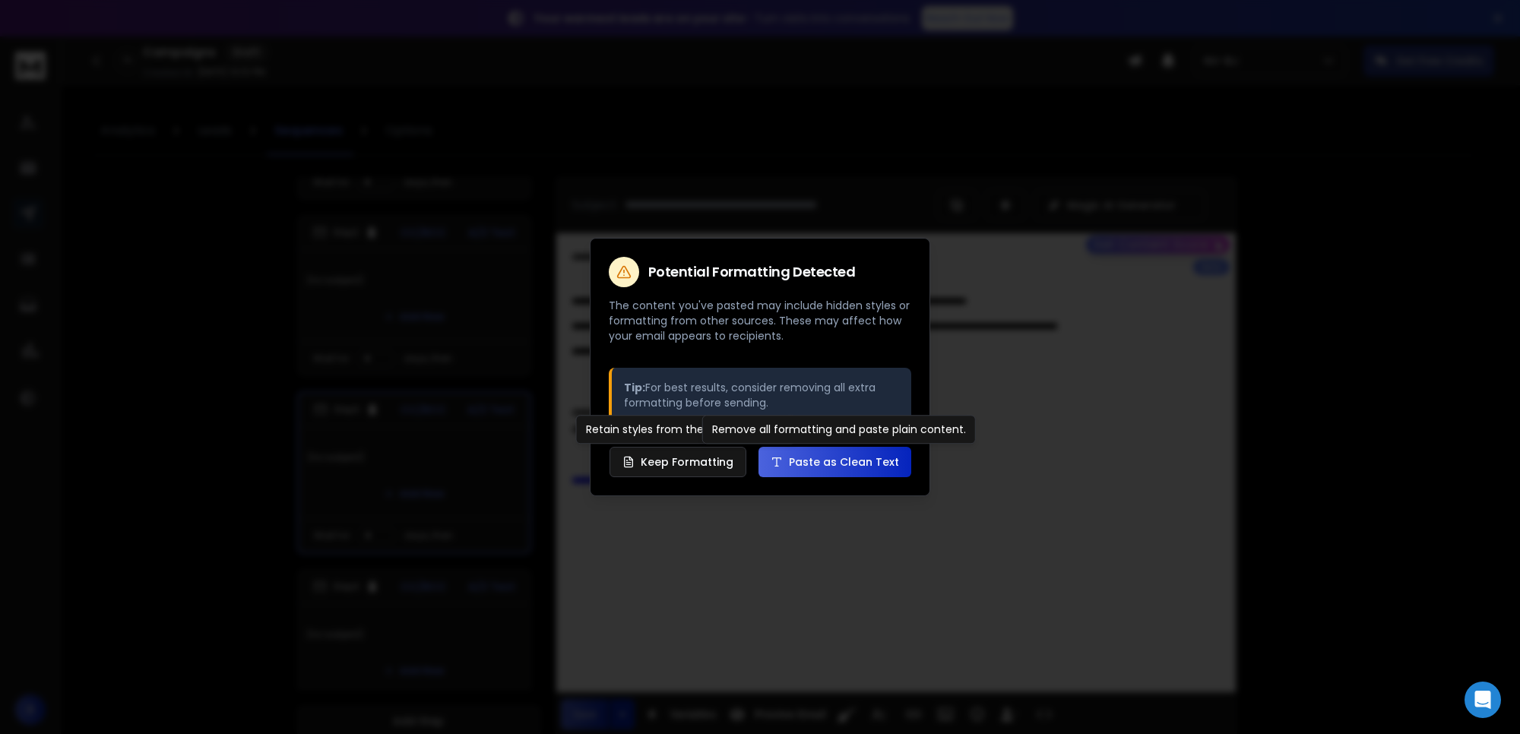
click at [803, 458] on button "Paste as Clean Text" at bounding box center [834, 462] width 153 height 30
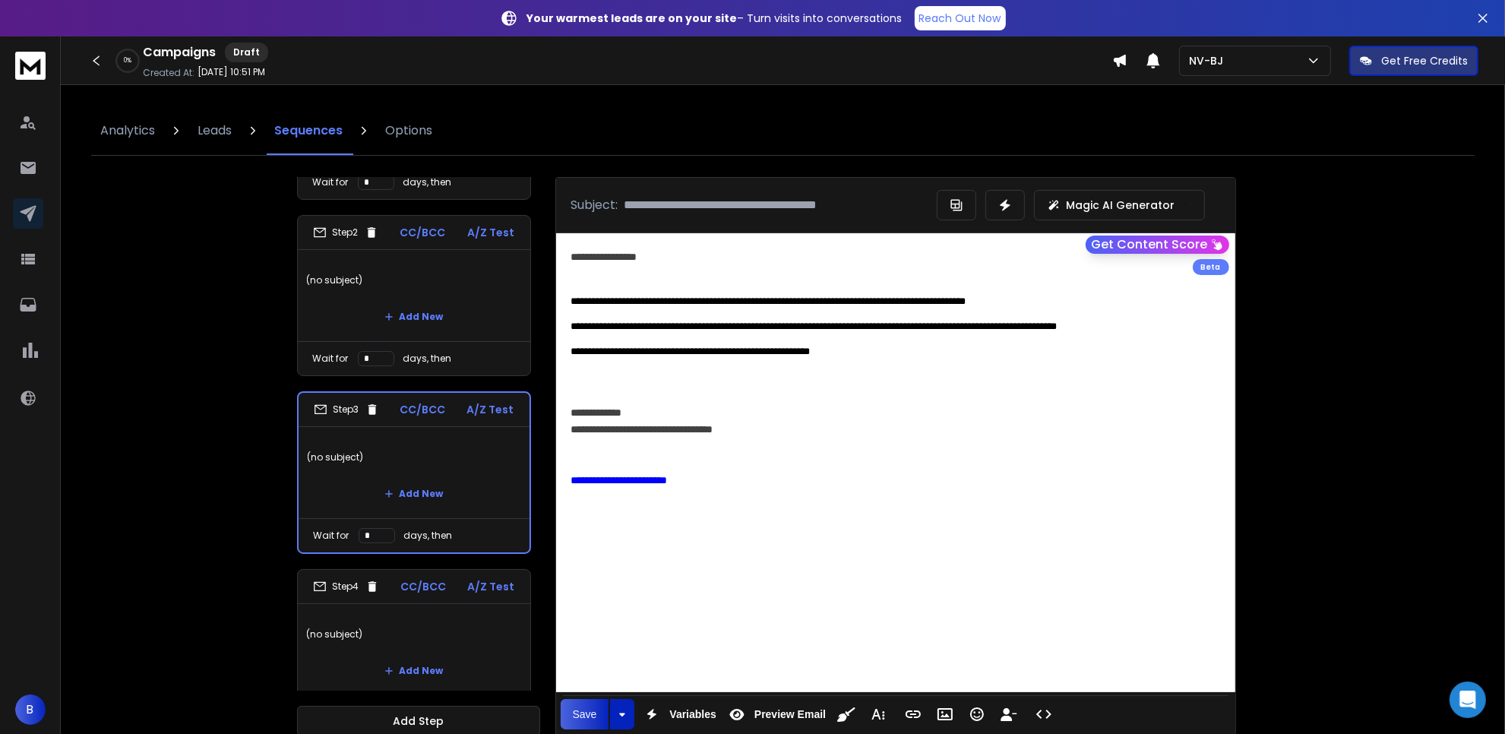
click at [580, 277] on div at bounding box center [895, 273] width 649 height 17
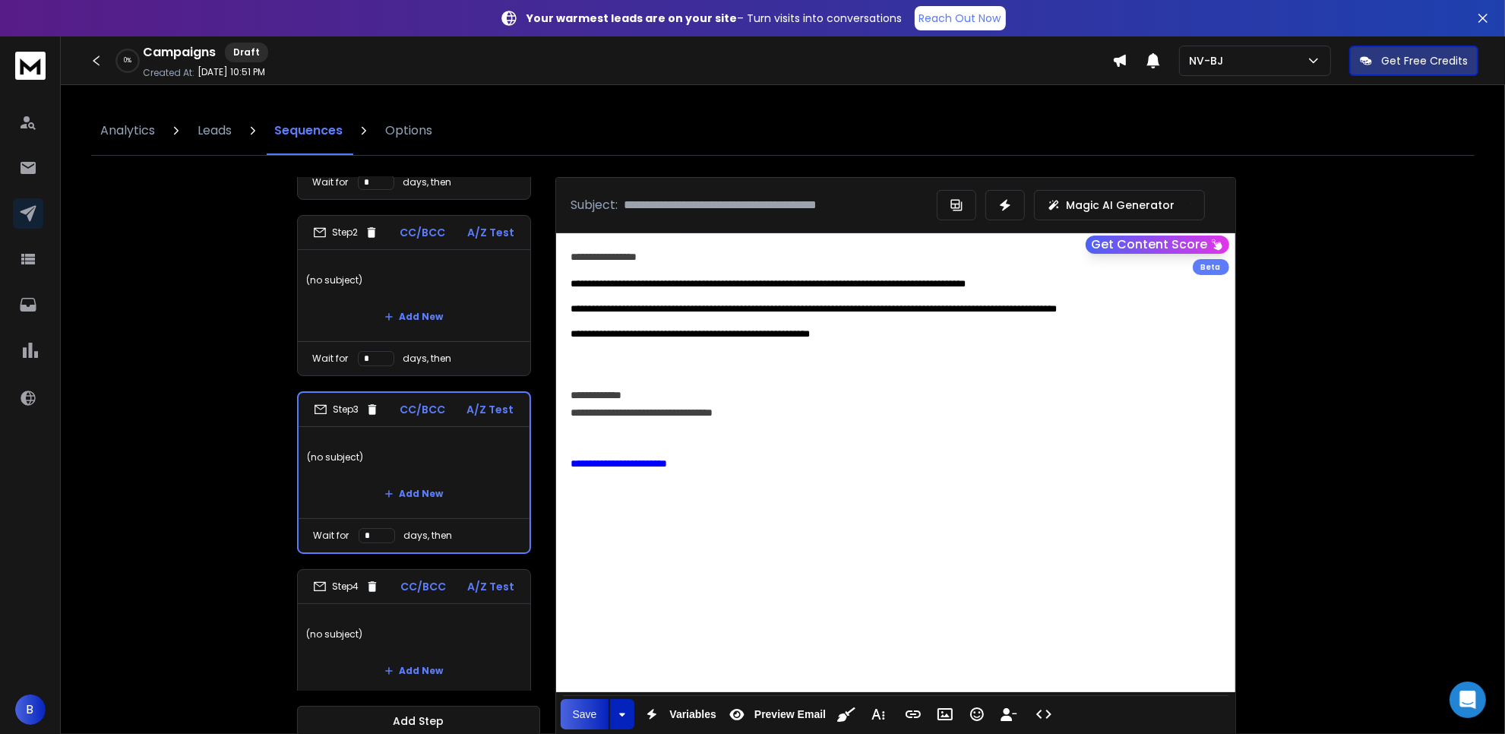
click at [507, 316] on div "Add New" at bounding box center [414, 317] width 214 height 30
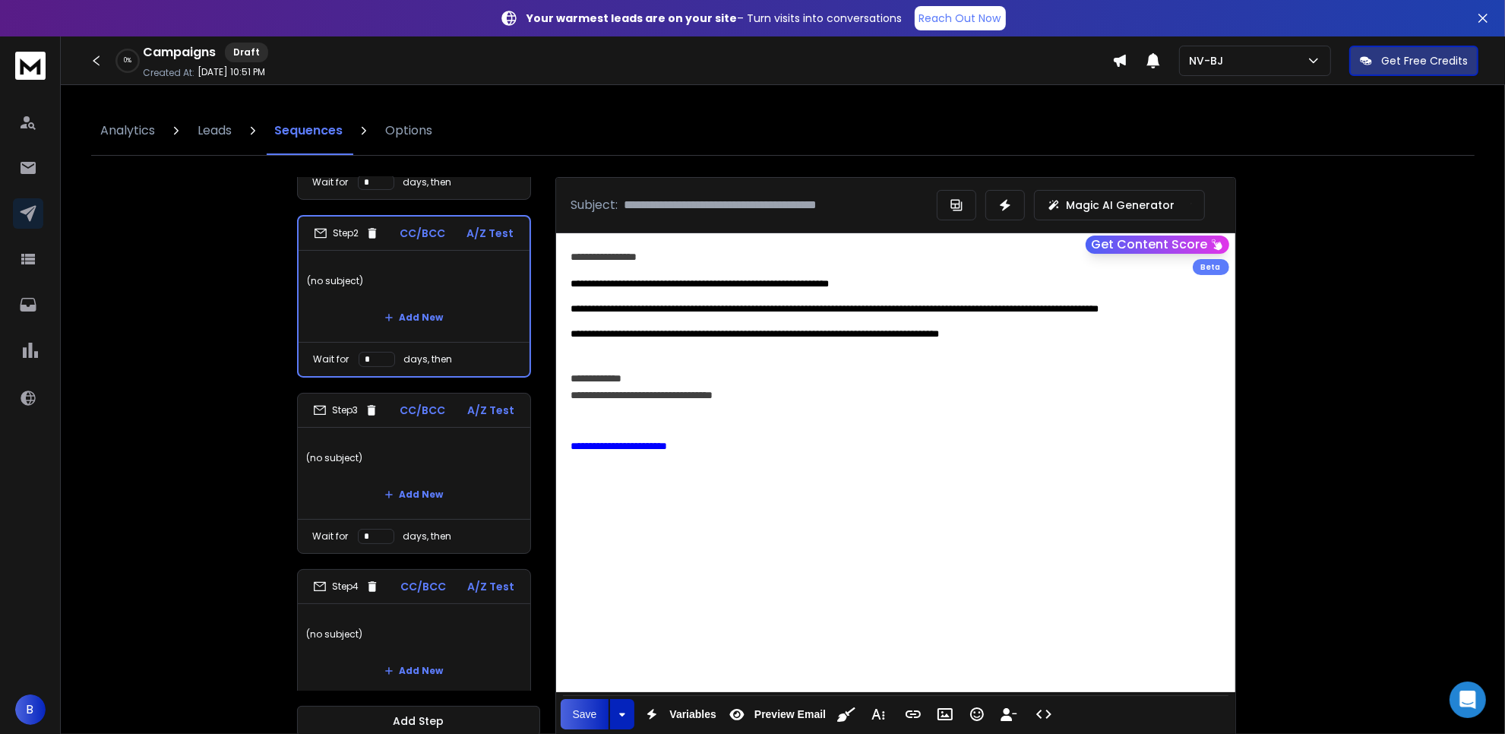
click at [461, 457] on p "(no subject)" at bounding box center [414, 458] width 214 height 43
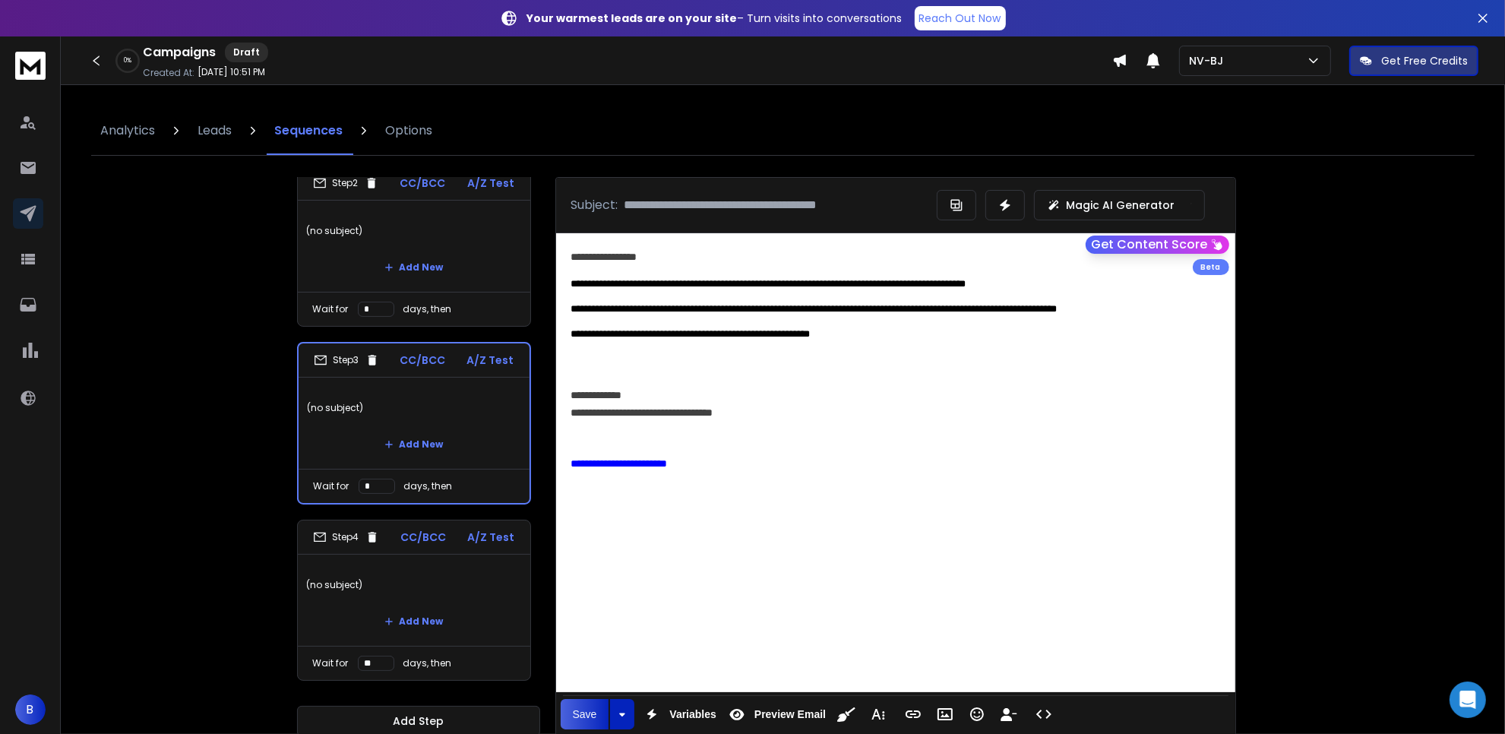
scroll to position [285, 0]
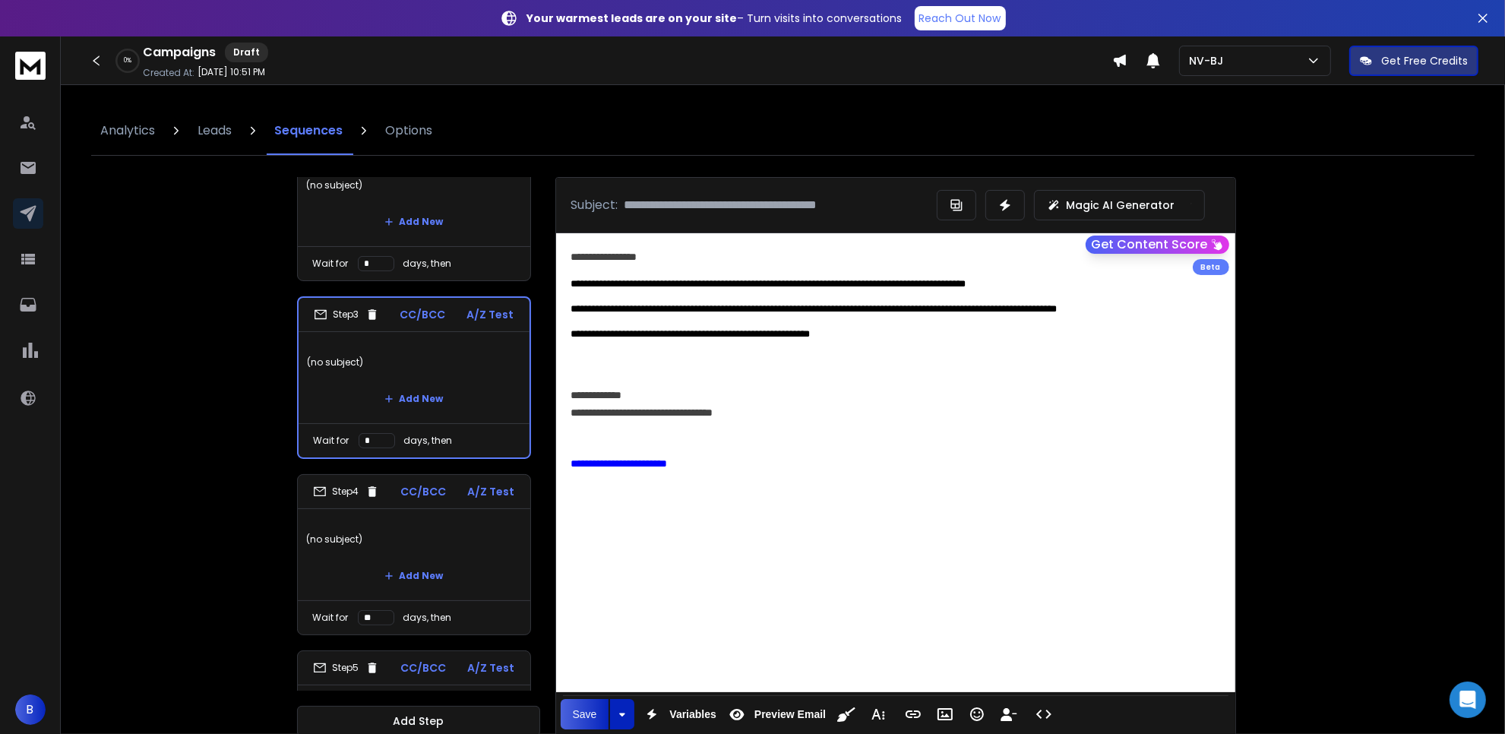
click at [466, 540] on p "(no subject)" at bounding box center [414, 539] width 214 height 43
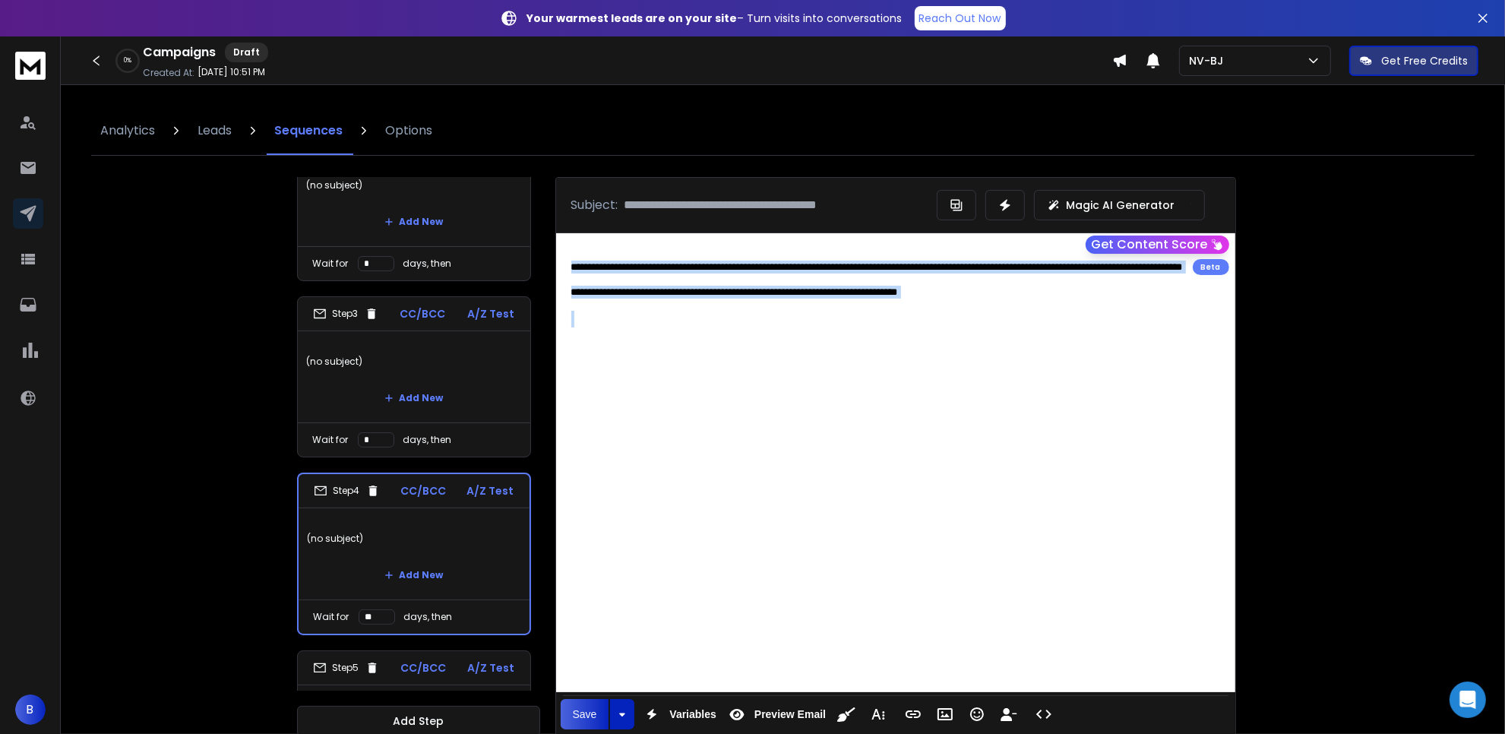
drag, startPoint x: 673, startPoint y: 262, endPoint x: 935, endPoint y: 327, distance: 270.0
click at [935, 329] on div "**********" at bounding box center [895, 453] width 679 height 441
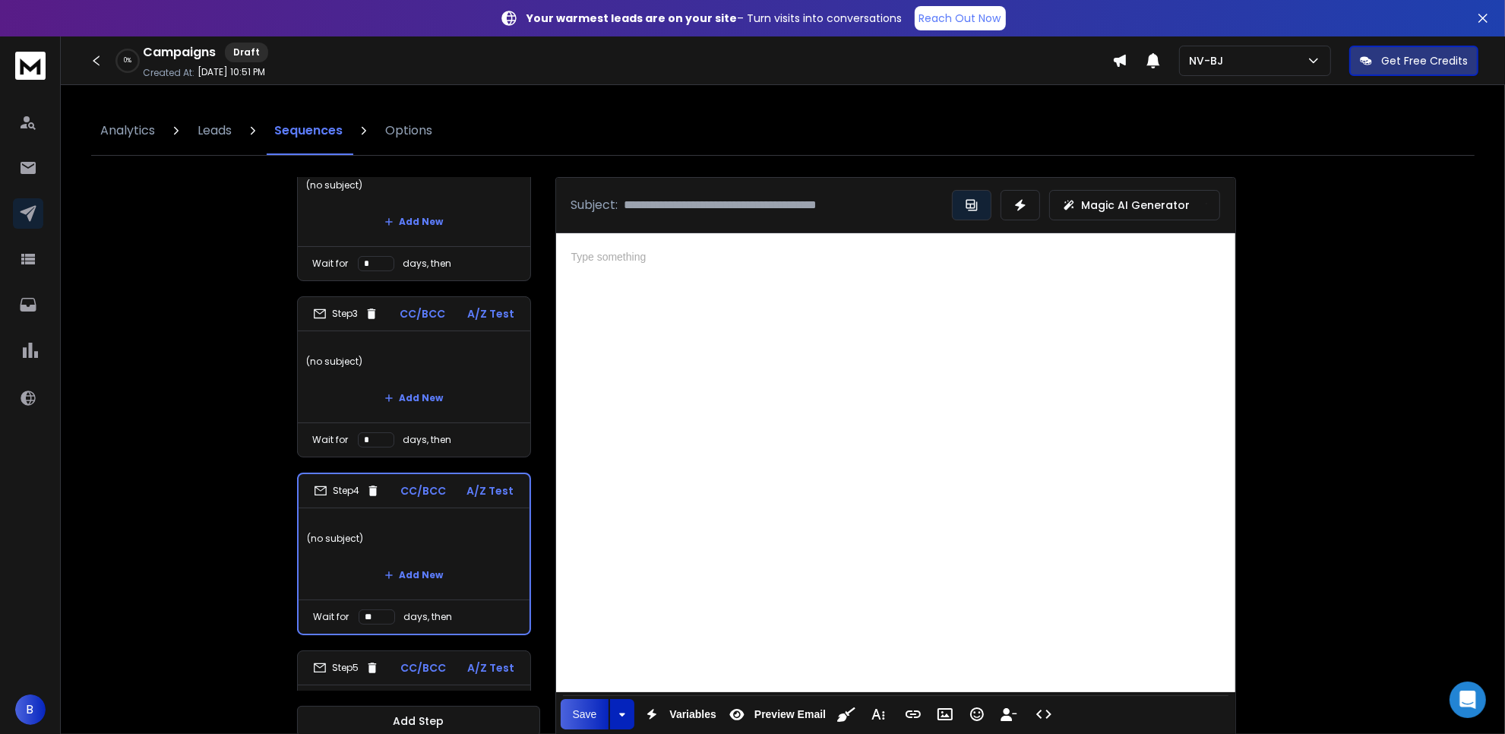
click at [954, 205] on button at bounding box center [972, 205] width 40 height 30
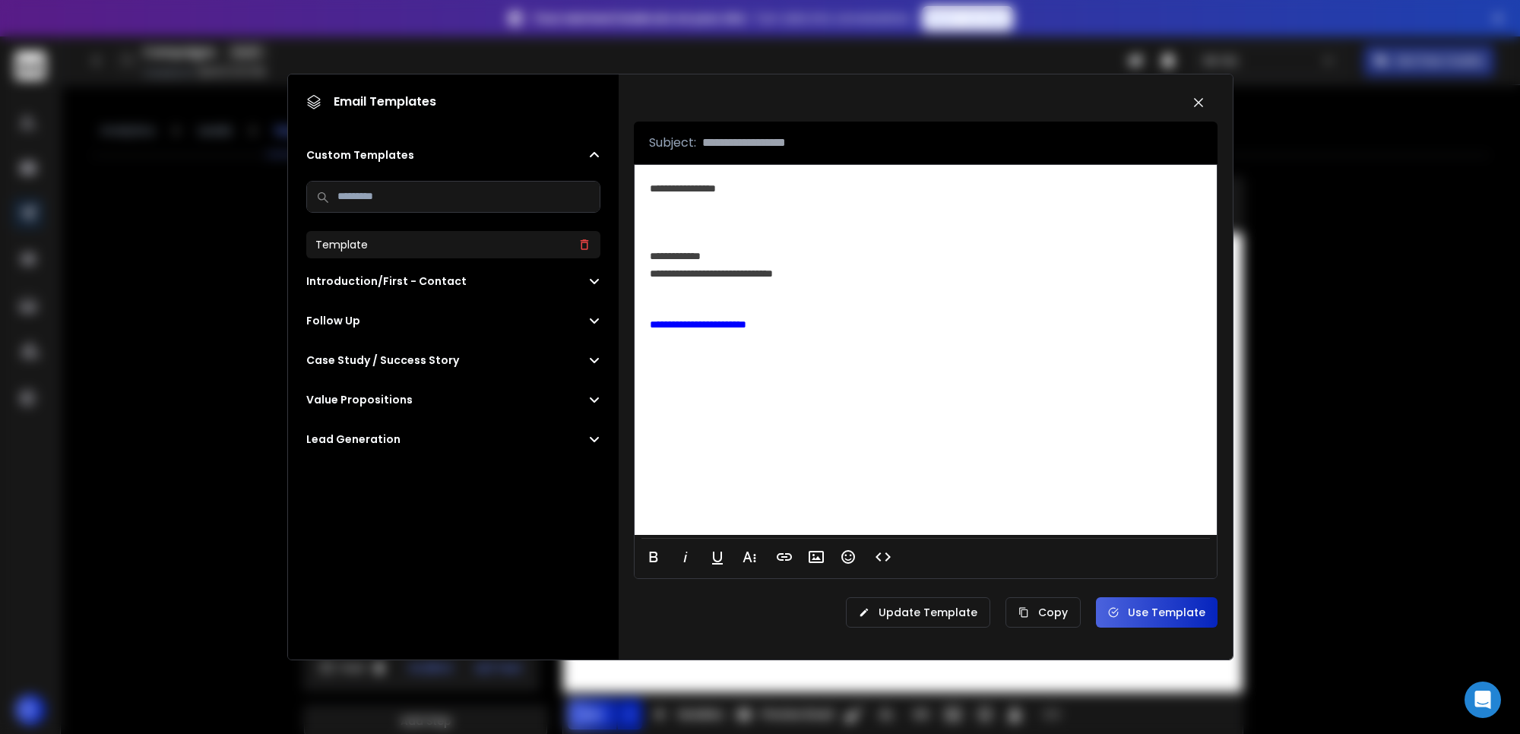
click at [1172, 609] on button "Use Template" at bounding box center [1157, 612] width 122 height 30
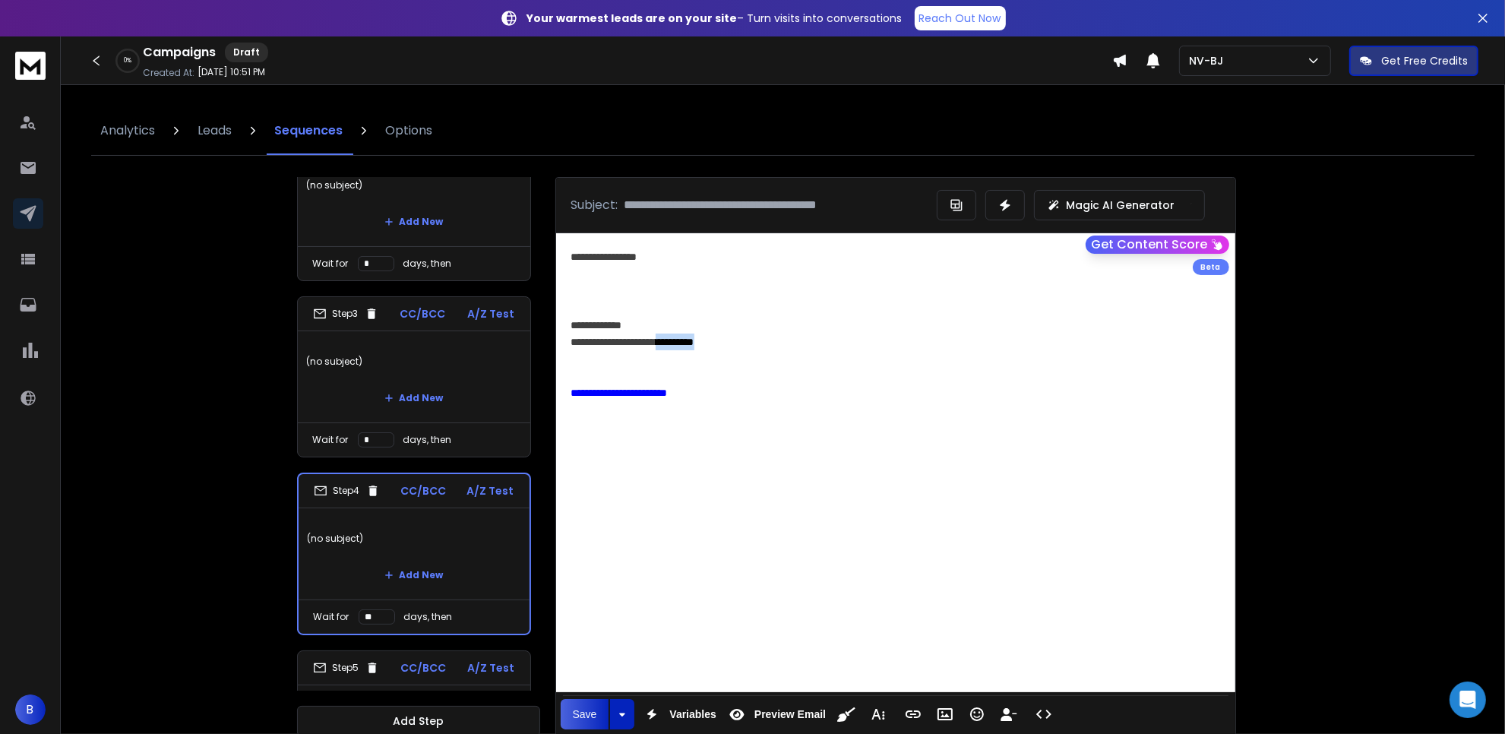
drag, startPoint x: 675, startPoint y: 337, endPoint x: 728, endPoint y: 336, distance: 53.2
click at [728, 336] on div "**********" at bounding box center [895, 342] width 648 height 17
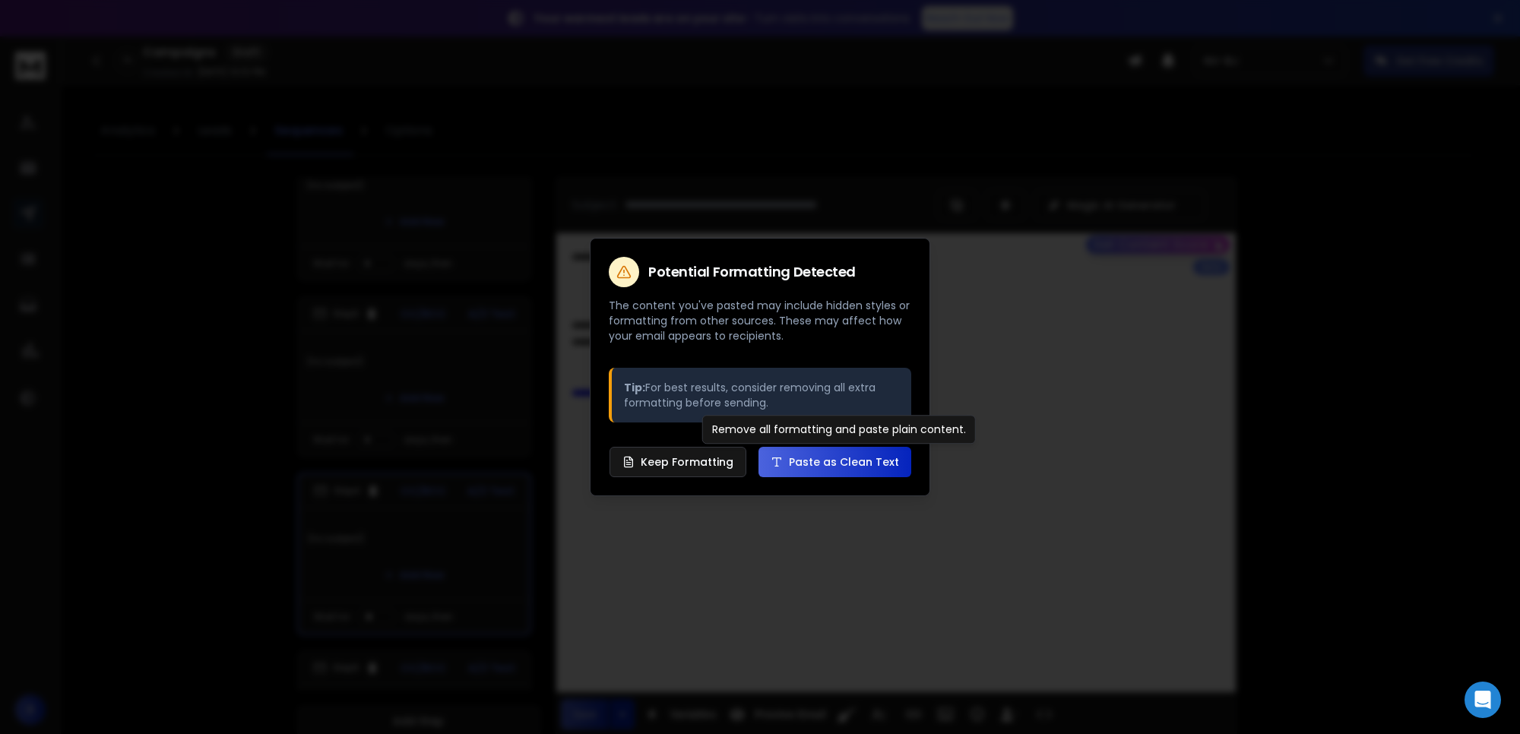
click at [796, 457] on button "Paste as Clean Text" at bounding box center [834, 462] width 153 height 30
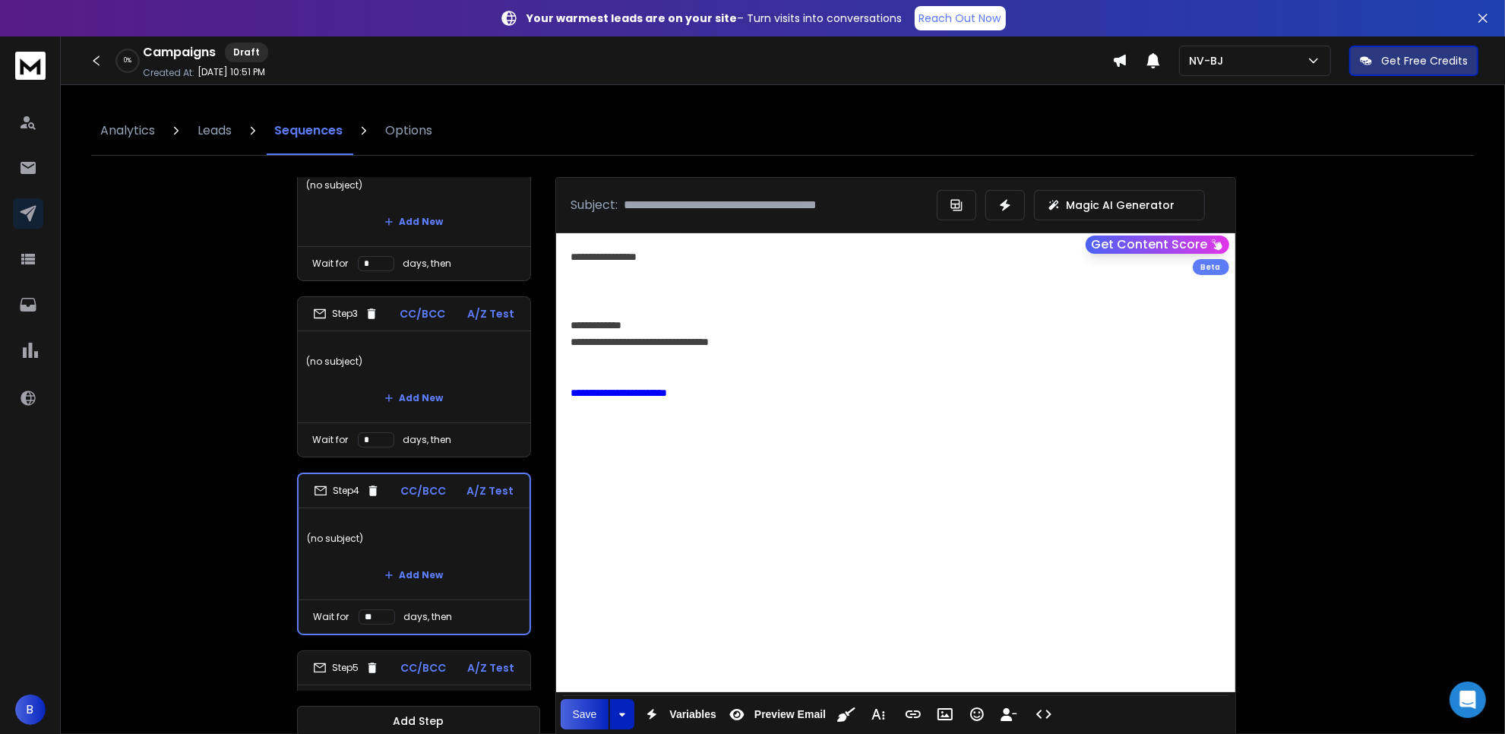
click at [676, 335] on div "**********" at bounding box center [895, 342] width 648 height 17
click at [671, 343] on div "**********" at bounding box center [895, 342] width 648 height 17
click at [673, 339] on div "**********" at bounding box center [895, 342] width 648 height 17
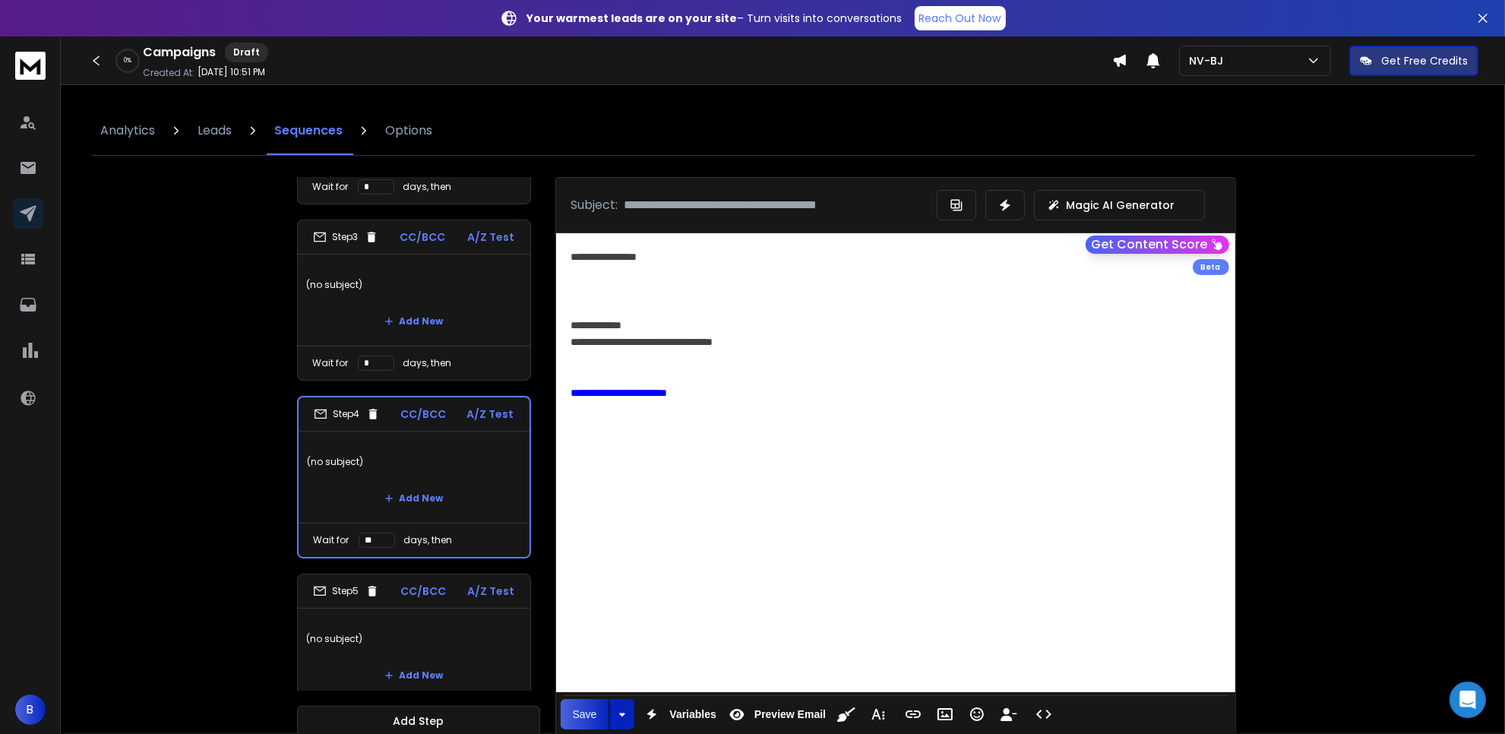
scroll to position [475, 0]
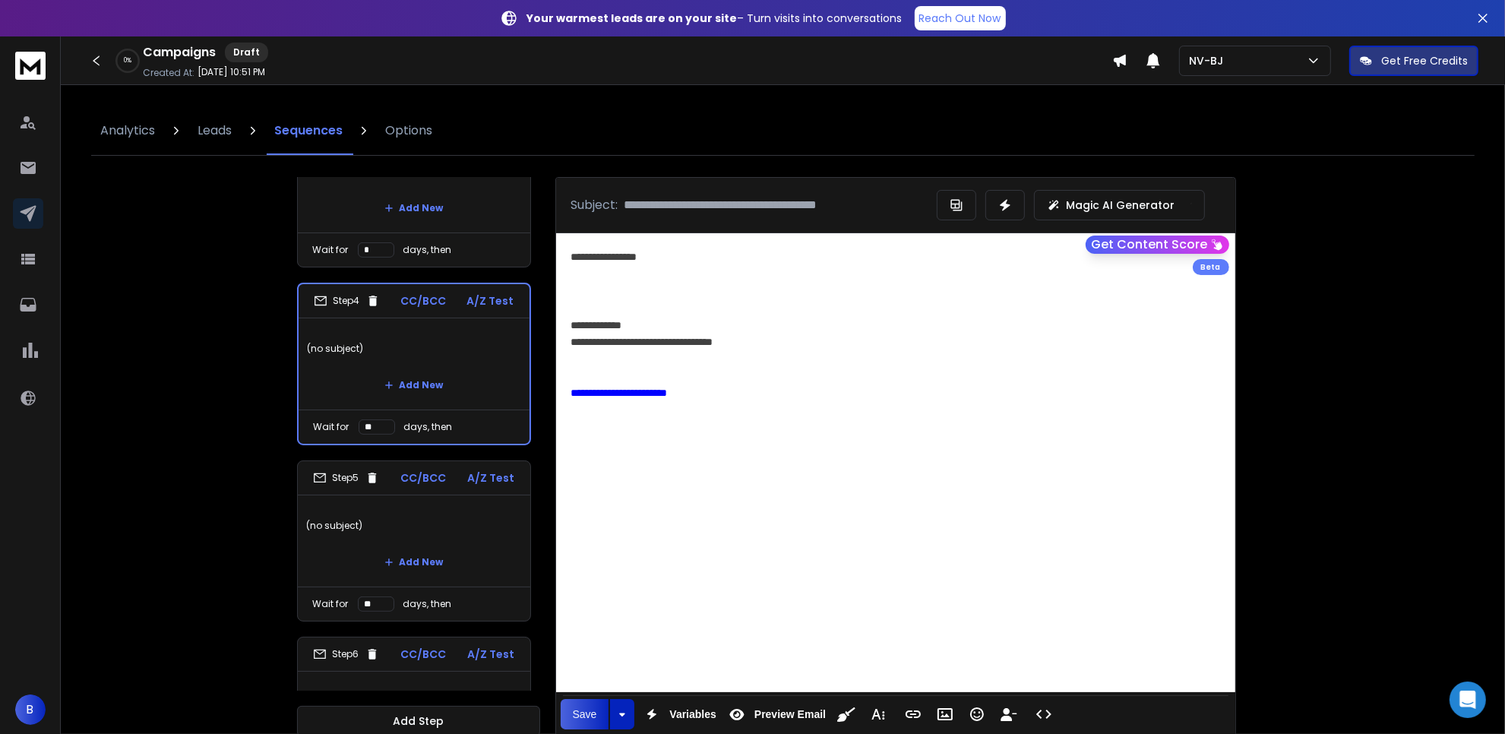
click at [476, 366] on p "(no subject)" at bounding box center [414, 349] width 213 height 43
click at [454, 527] on p "(no subject)" at bounding box center [414, 526] width 214 height 43
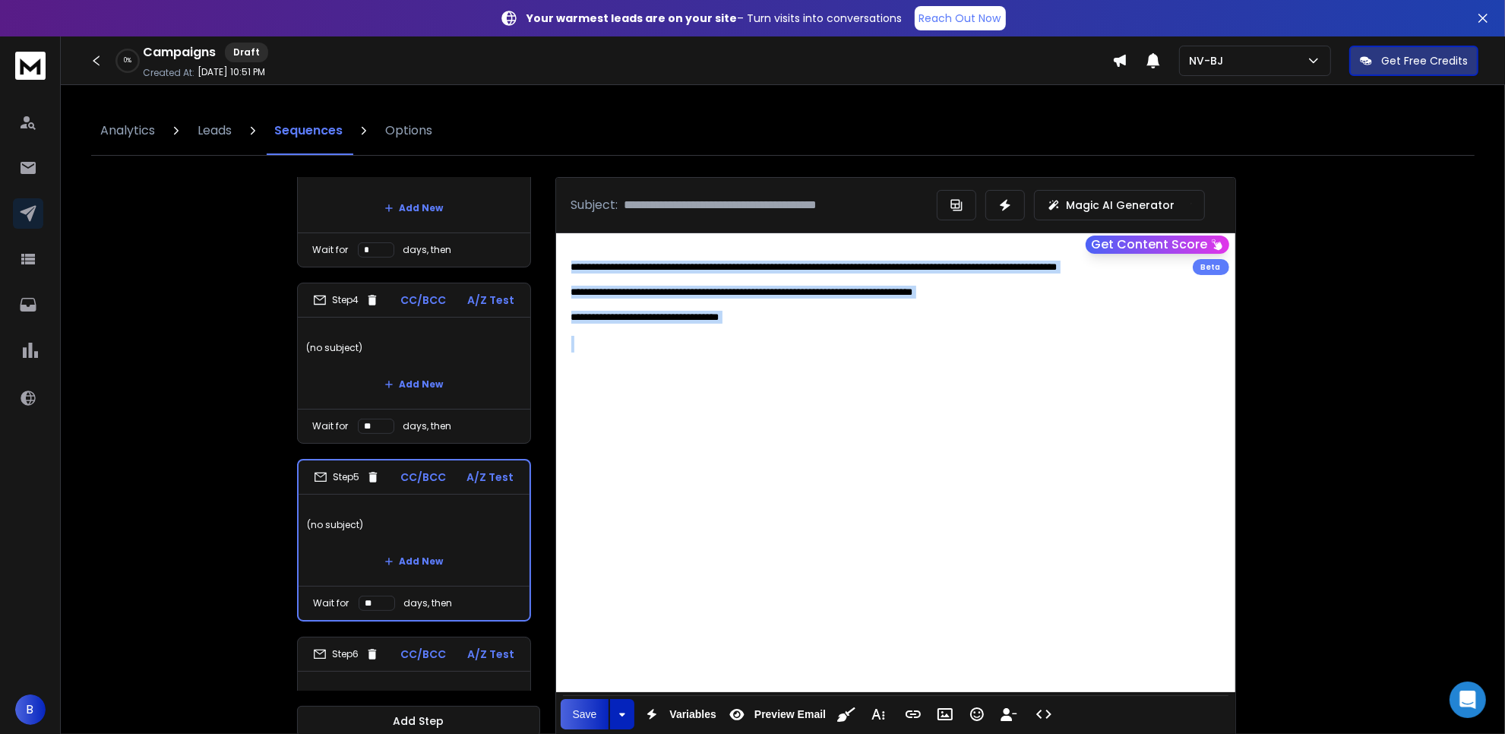
drag, startPoint x: 571, startPoint y: 263, endPoint x: 765, endPoint y: 325, distance: 203.5
click at [764, 325] on div "**********" at bounding box center [895, 453] width 679 height 441
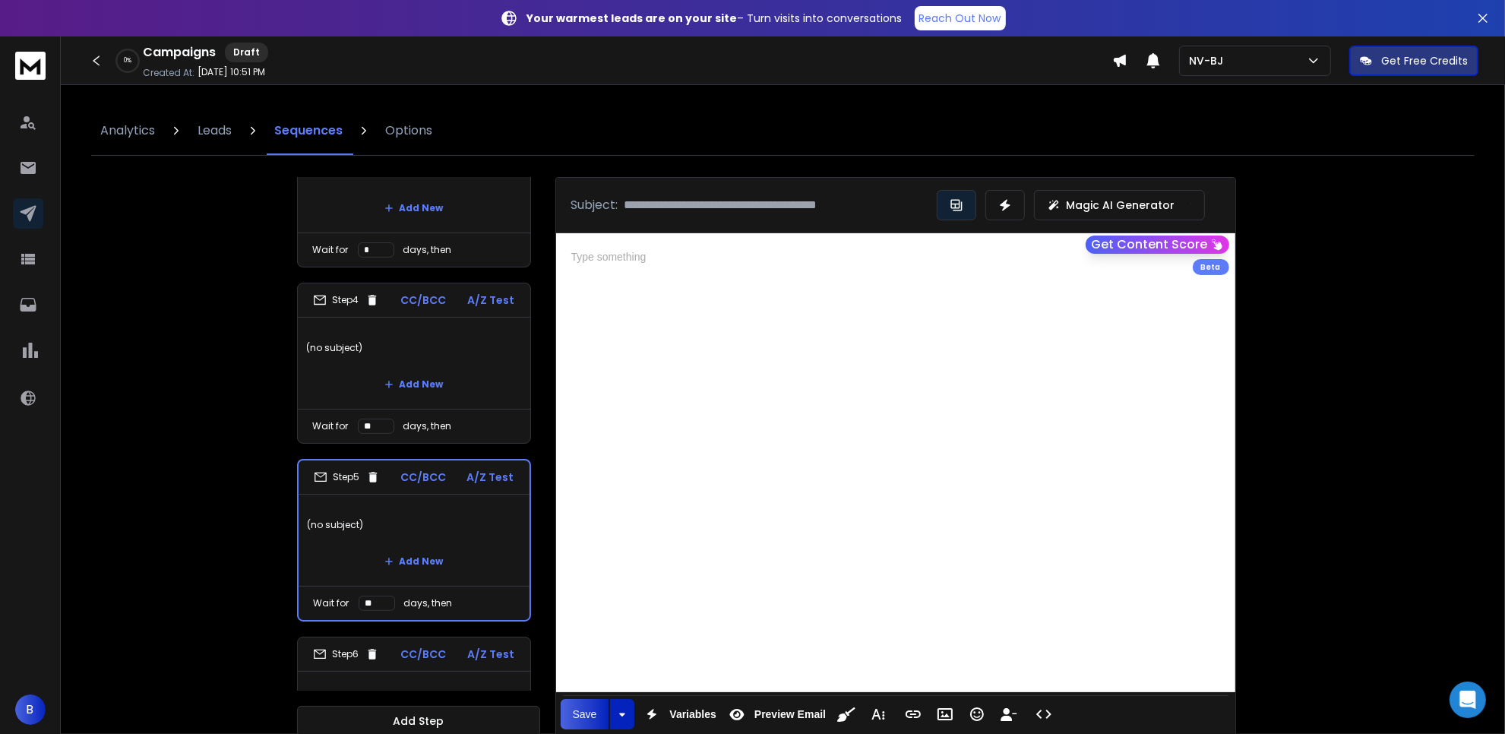
click at [957, 211] on button at bounding box center [957, 205] width 40 height 30
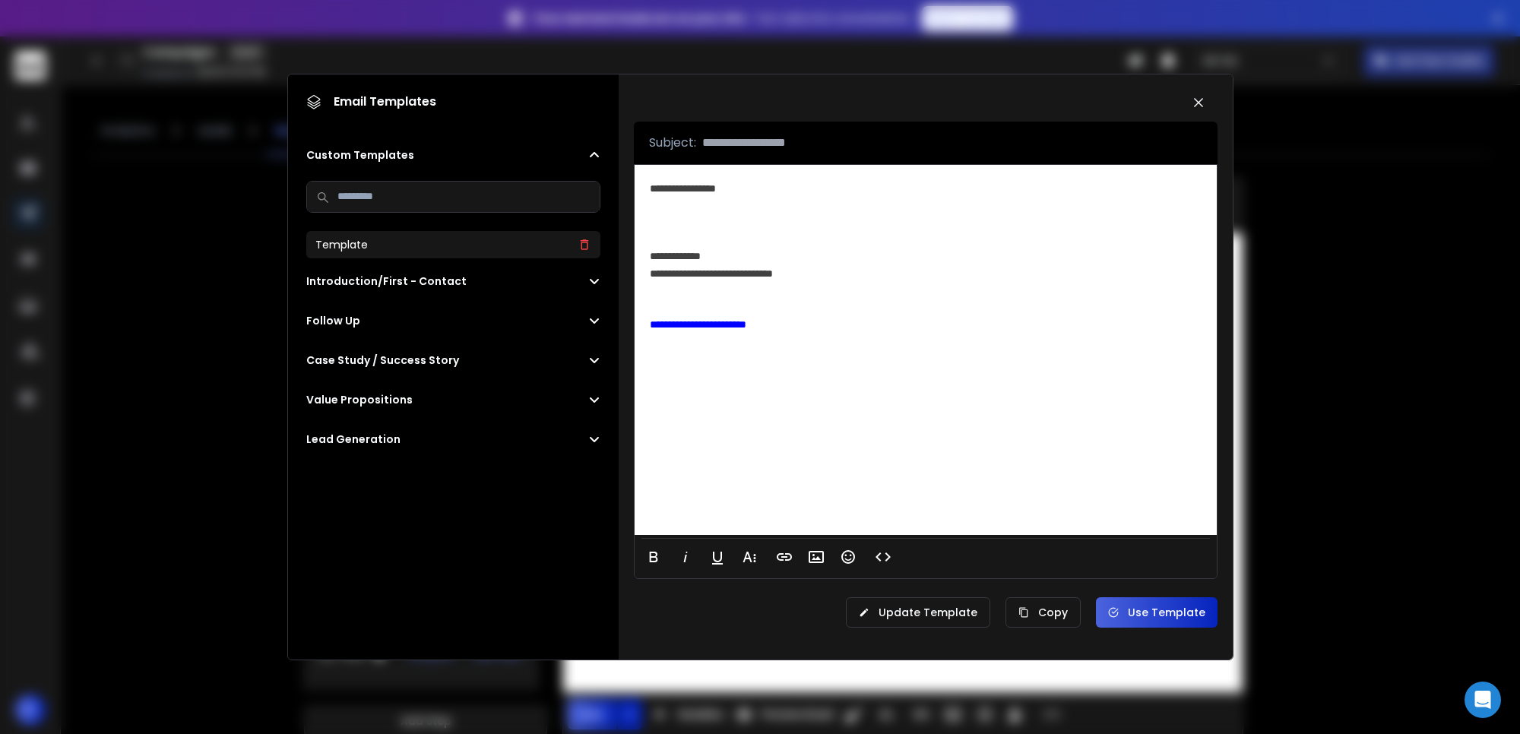
click at [1118, 601] on button "Use Template" at bounding box center [1157, 612] width 122 height 30
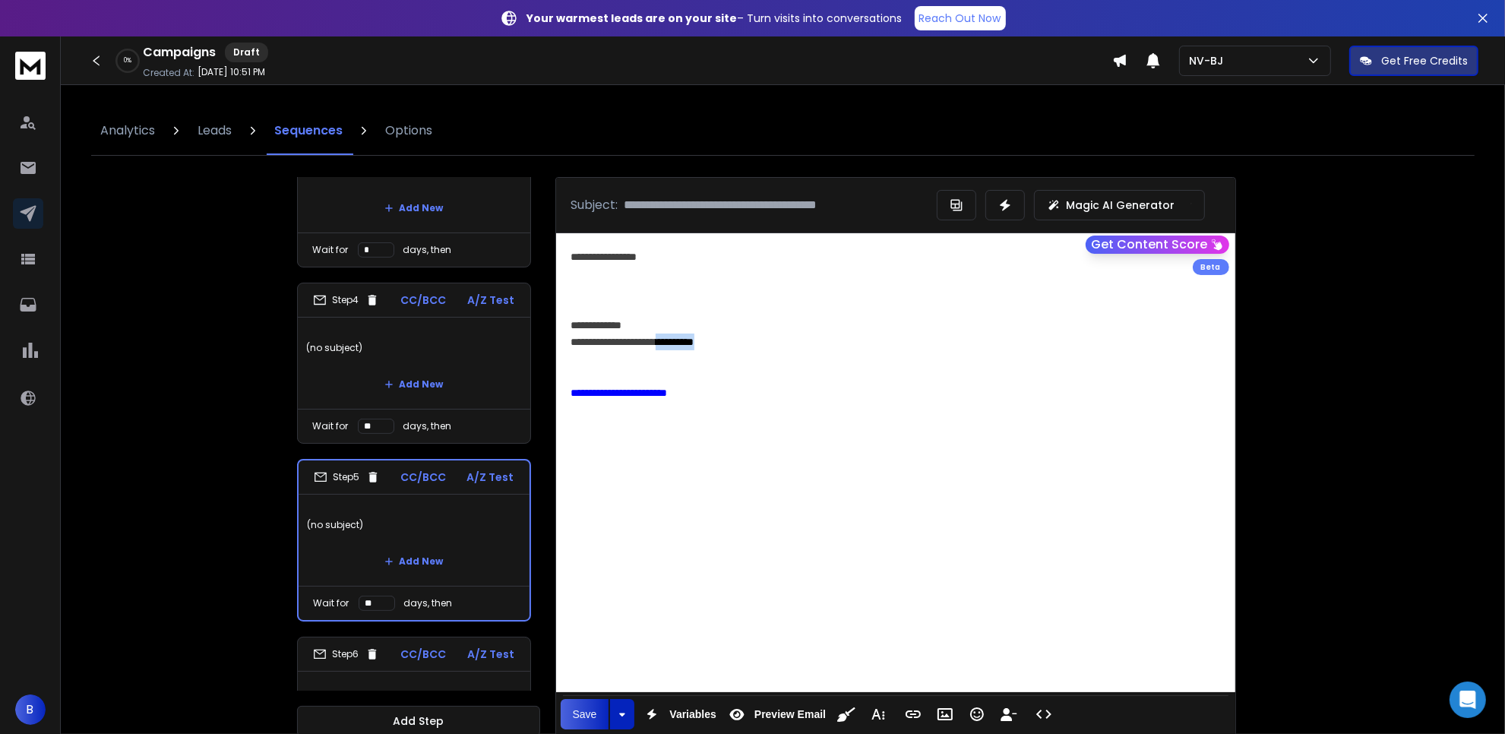
drag, startPoint x: 675, startPoint y: 340, endPoint x: 724, endPoint y: 340, distance: 49.4
click at [724, 340] on div "**********" at bounding box center [895, 342] width 648 height 17
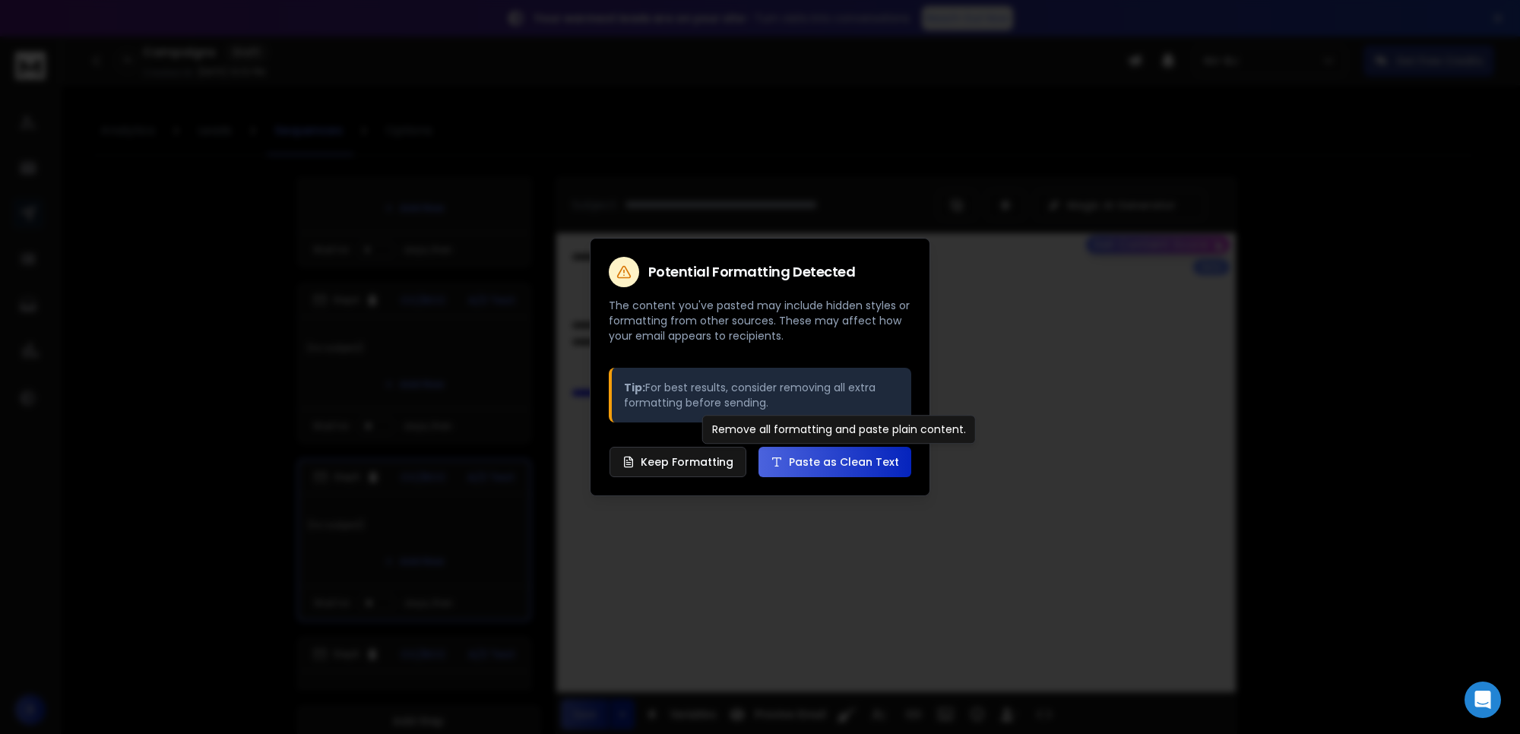
click at [818, 461] on button "Paste as Clean Text" at bounding box center [834, 462] width 153 height 30
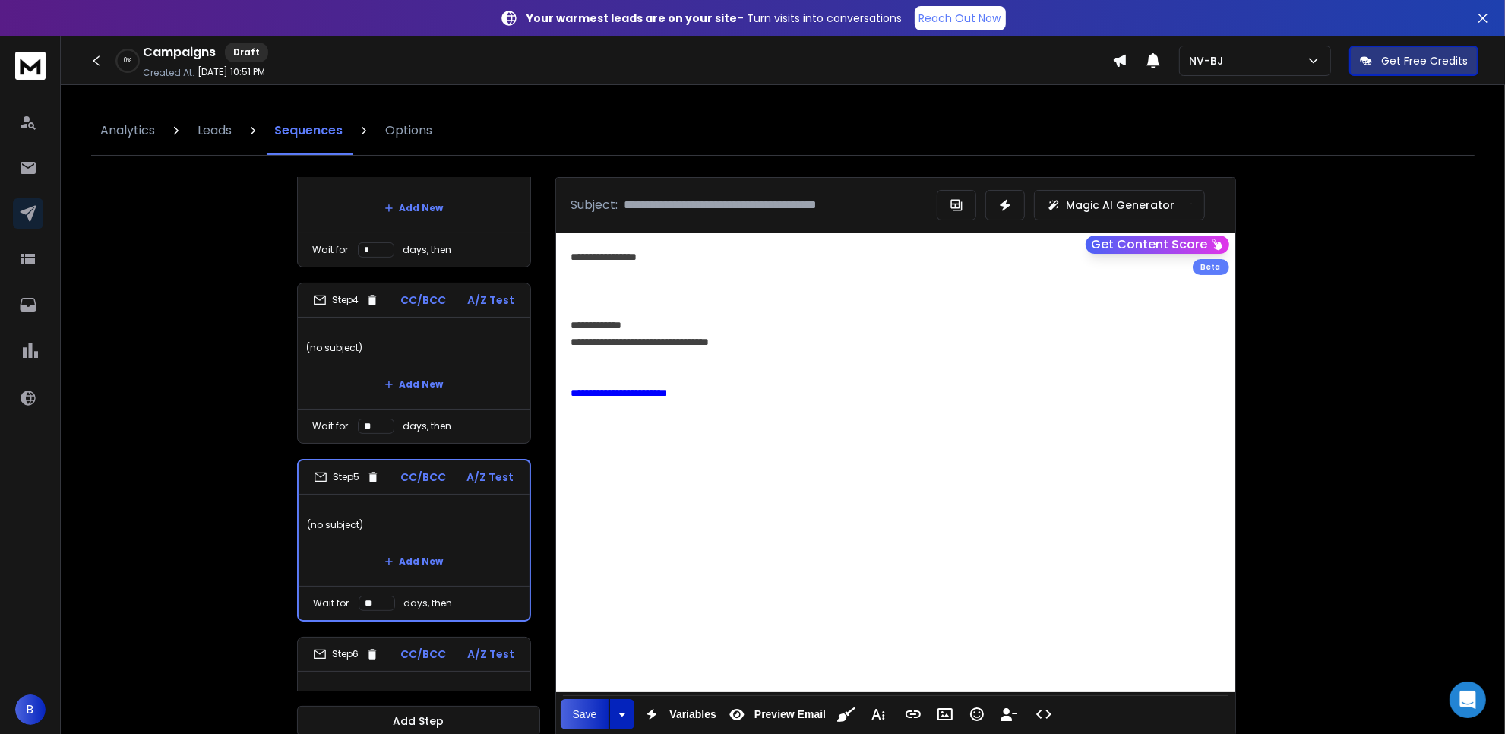
drag, startPoint x: 673, startPoint y: 342, endPoint x: 696, endPoint y: 343, distance: 22.8
click at [674, 342] on div "**********" at bounding box center [895, 342] width 648 height 17
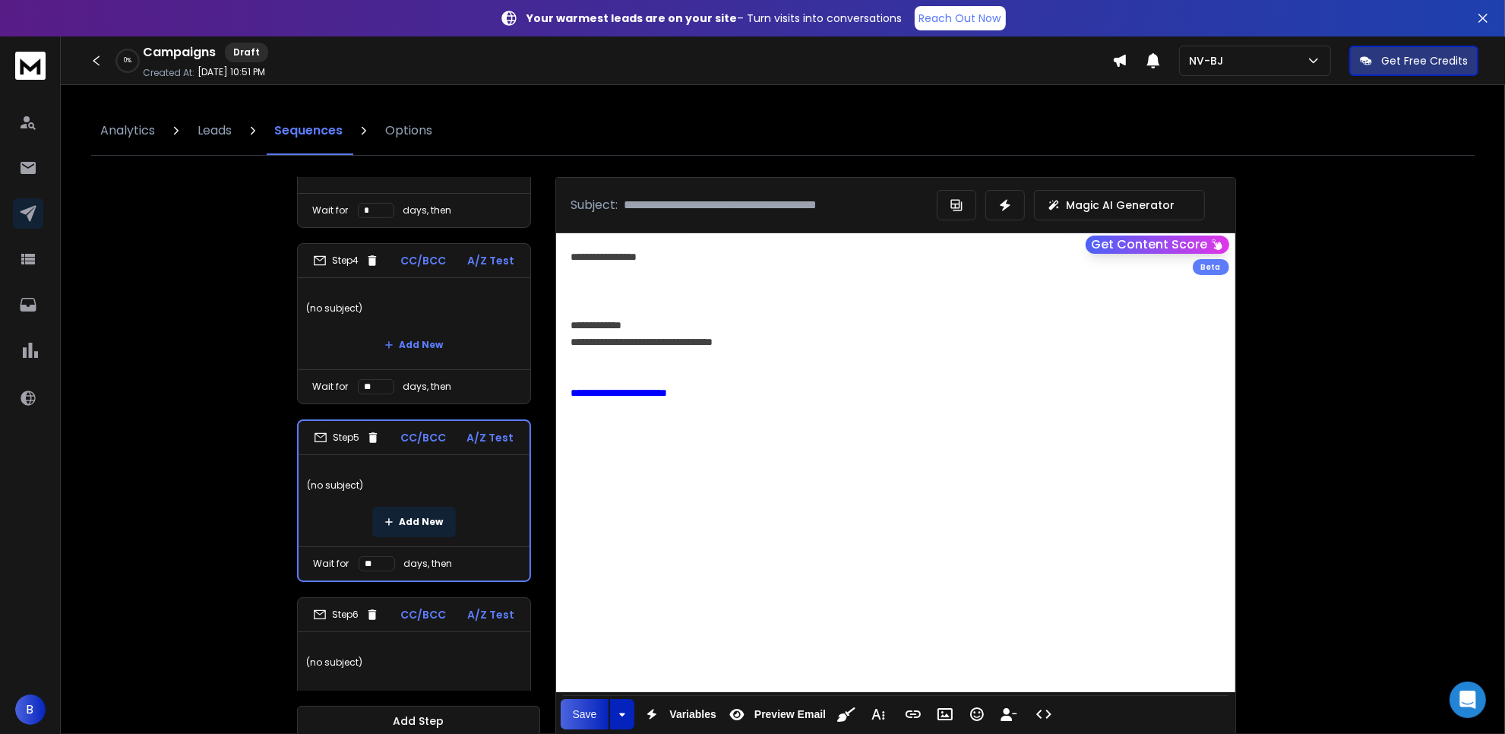
scroll to position [549, 0]
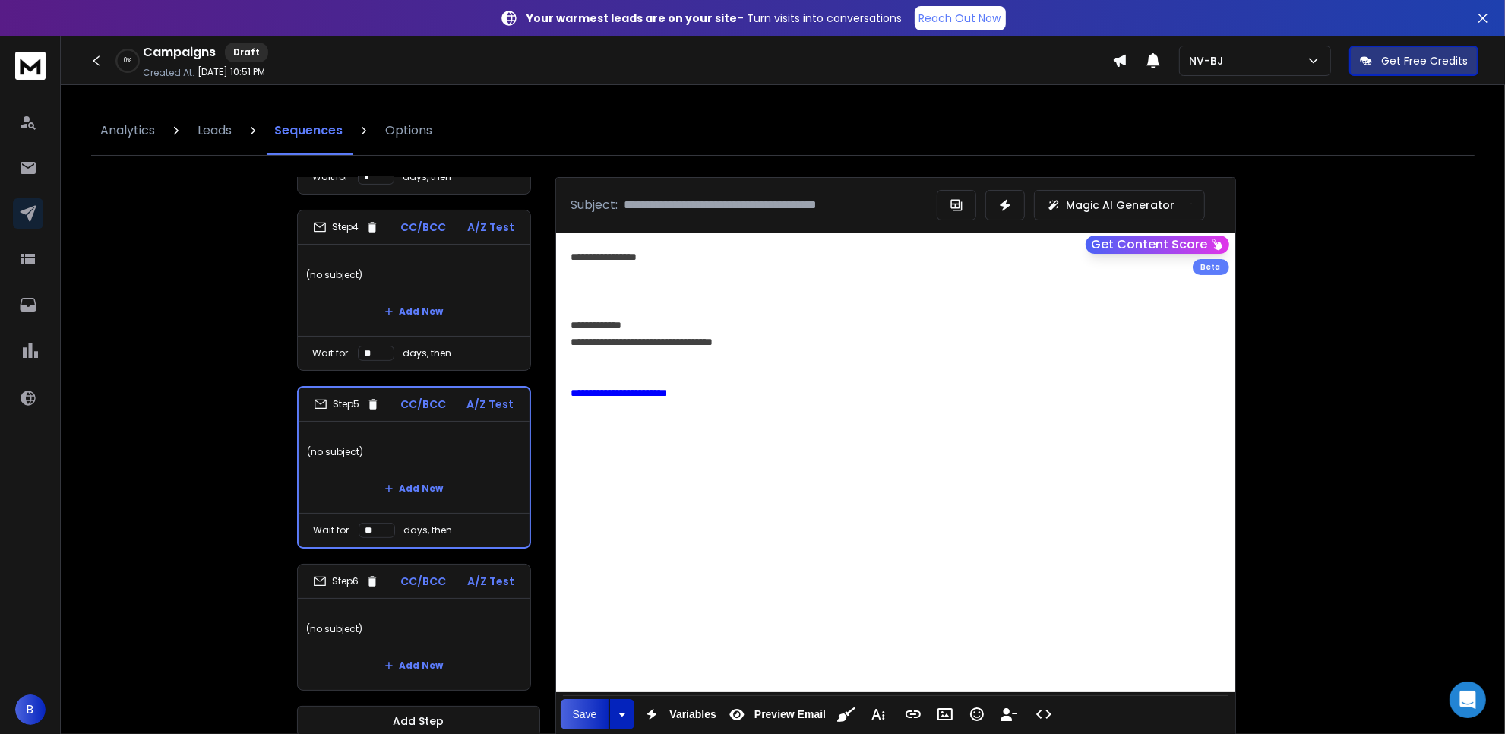
click at [465, 465] on p "(no subject)" at bounding box center [414, 452] width 213 height 43
click at [445, 636] on p "(no subject)" at bounding box center [414, 629] width 214 height 43
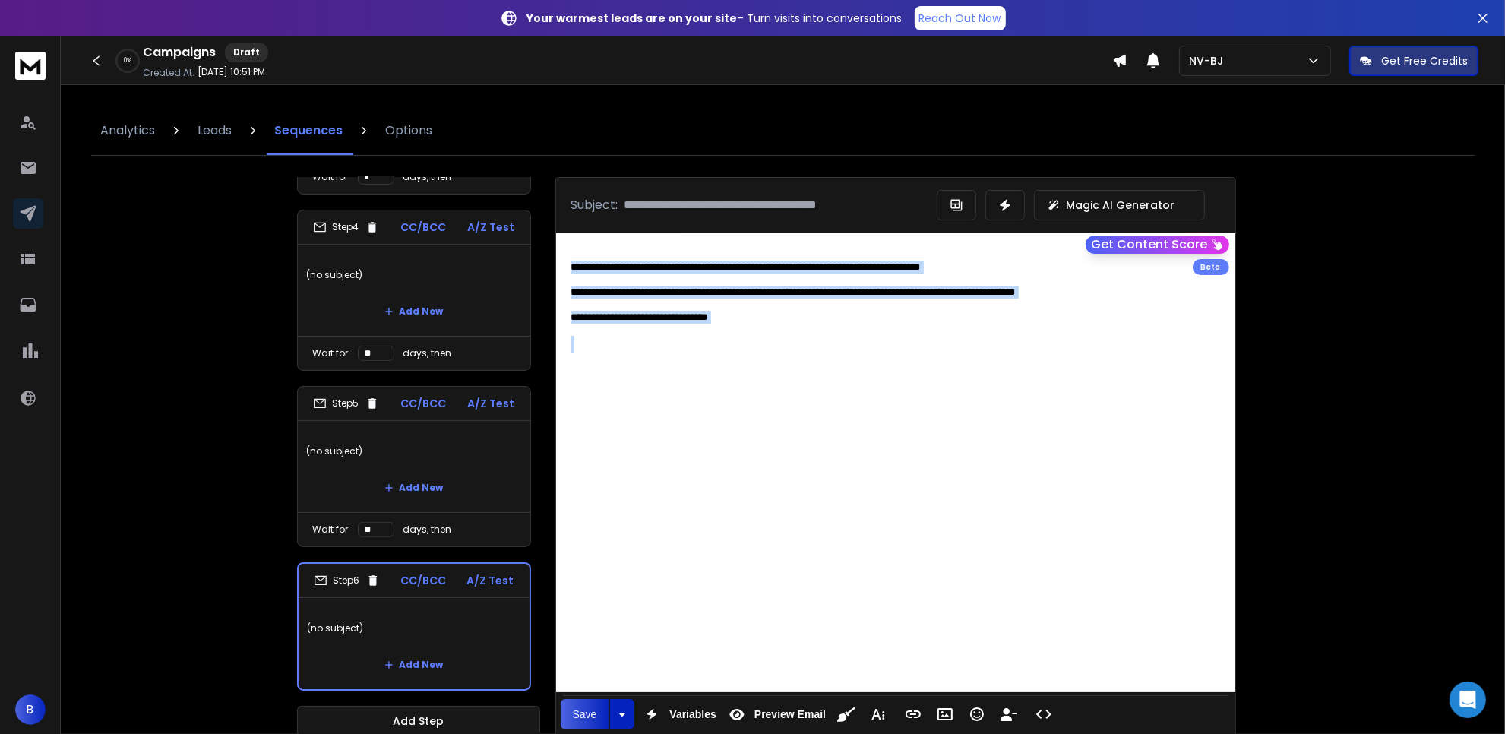
drag, startPoint x: 571, startPoint y: 264, endPoint x: 745, endPoint y: 327, distance: 185.1
click at [745, 327] on div "**********" at bounding box center [895, 453] width 679 height 441
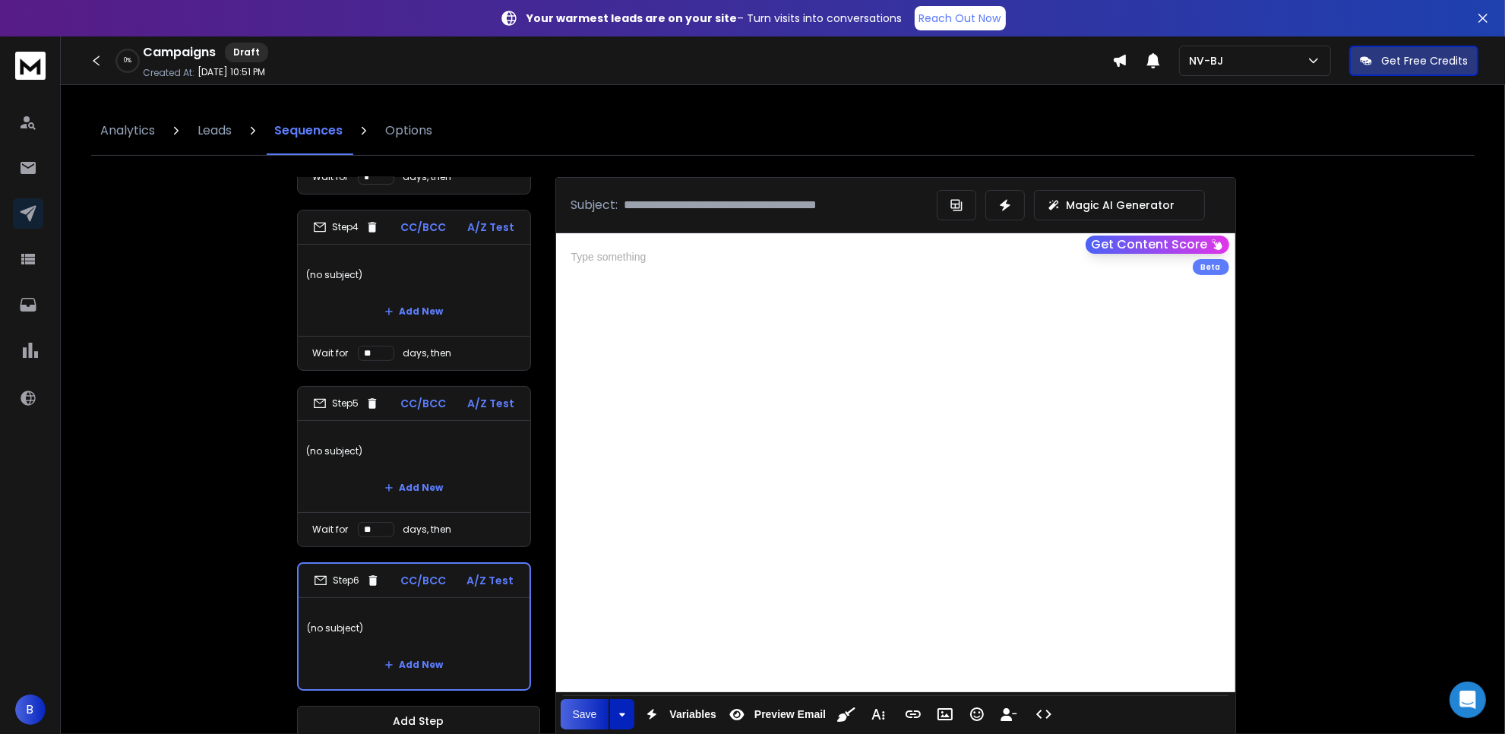
drag, startPoint x: 941, startPoint y: 195, endPoint x: 926, endPoint y: 210, distance: 21.5
click at [941, 196] on div "Subject: Magic AI Generator Get Content Score Beta" at bounding box center [895, 205] width 679 height 55
click at [952, 220] on div "Magic AI Generator" at bounding box center [1086, 205] width 268 height 30
click at [959, 214] on button at bounding box center [972, 205] width 40 height 30
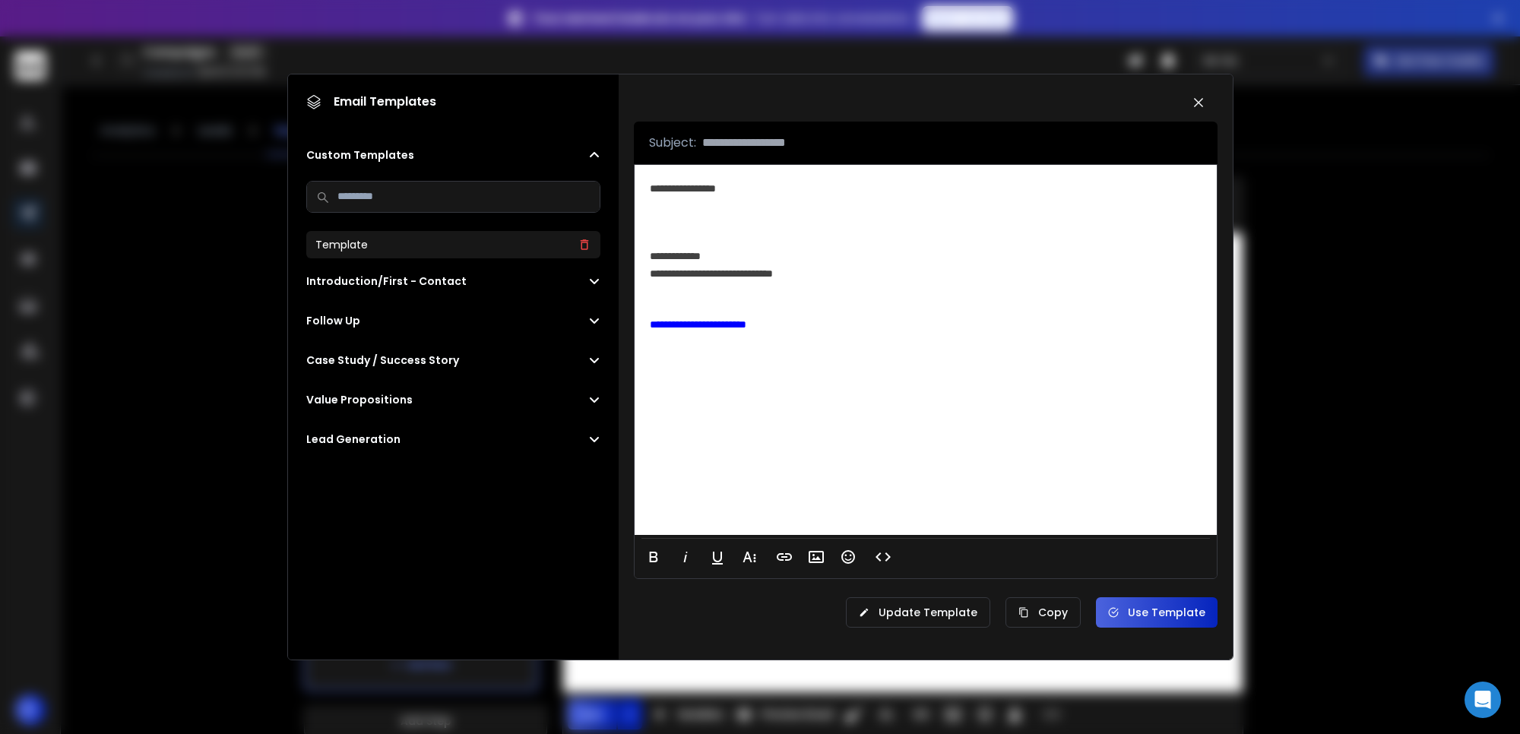
click at [1141, 609] on button "Use Template" at bounding box center [1157, 612] width 122 height 30
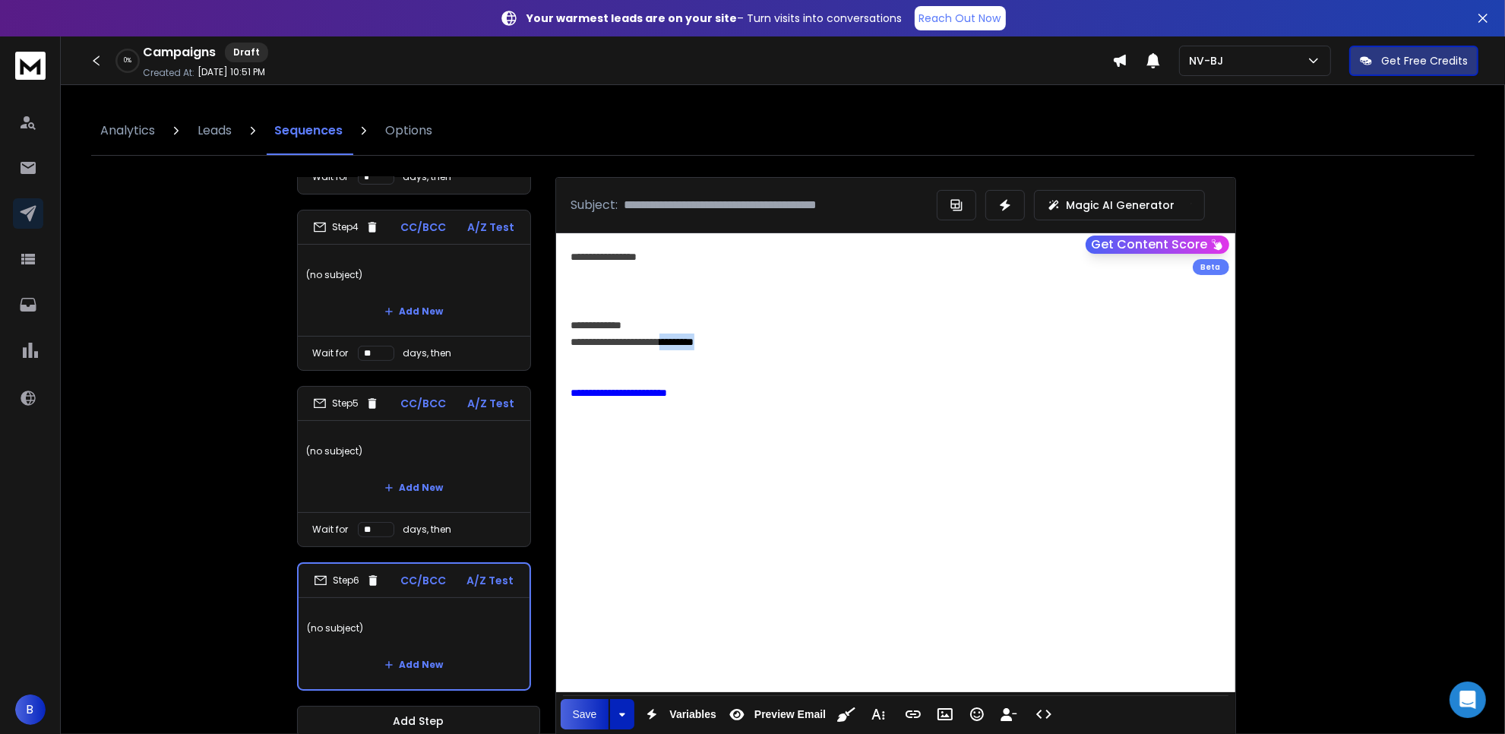
drag, startPoint x: 677, startPoint y: 336, endPoint x: 727, endPoint y: 343, distance: 50.7
click at [727, 343] on div "**********" at bounding box center [895, 342] width 648 height 17
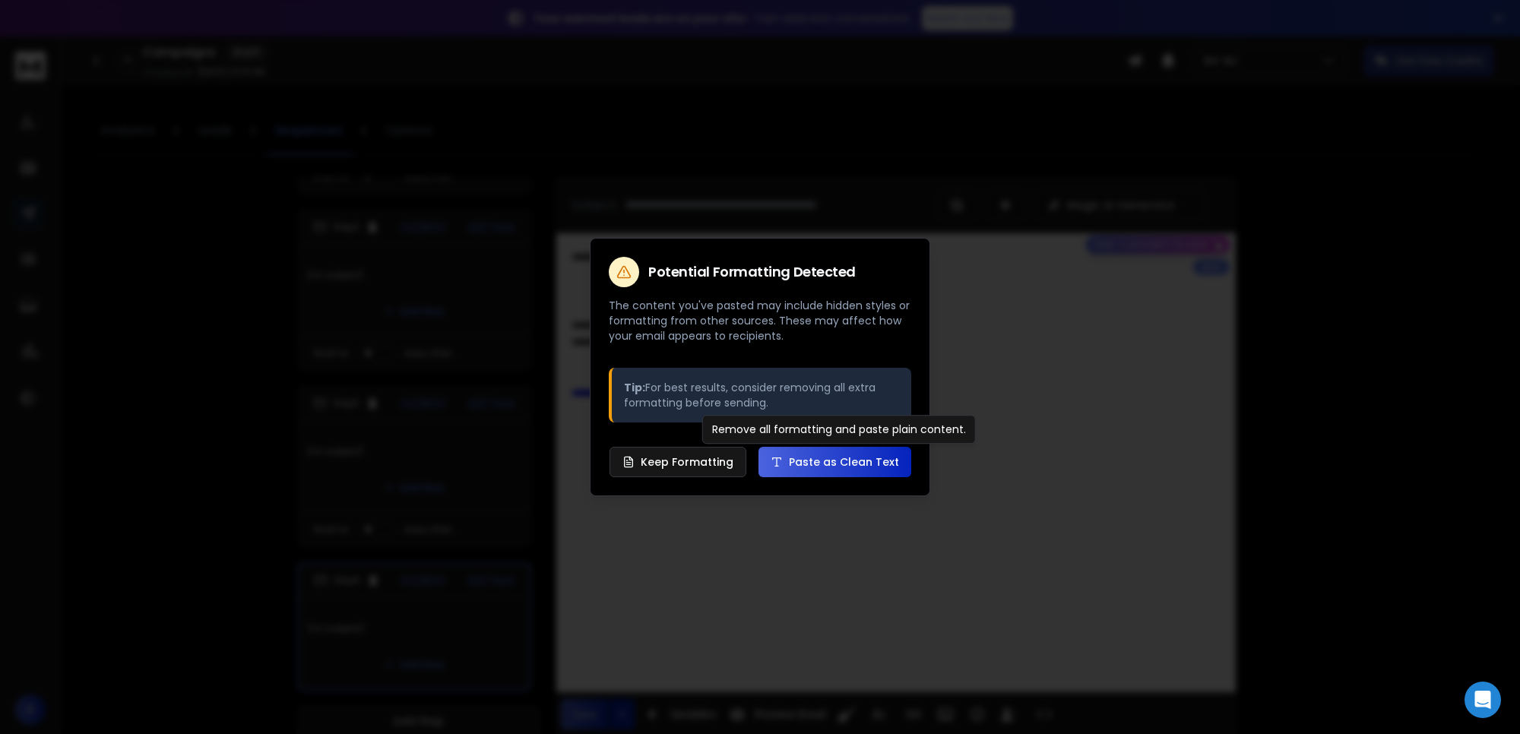
click at [807, 461] on button "Paste as Clean Text" at bounding box center [834, 462] width 153 height 30
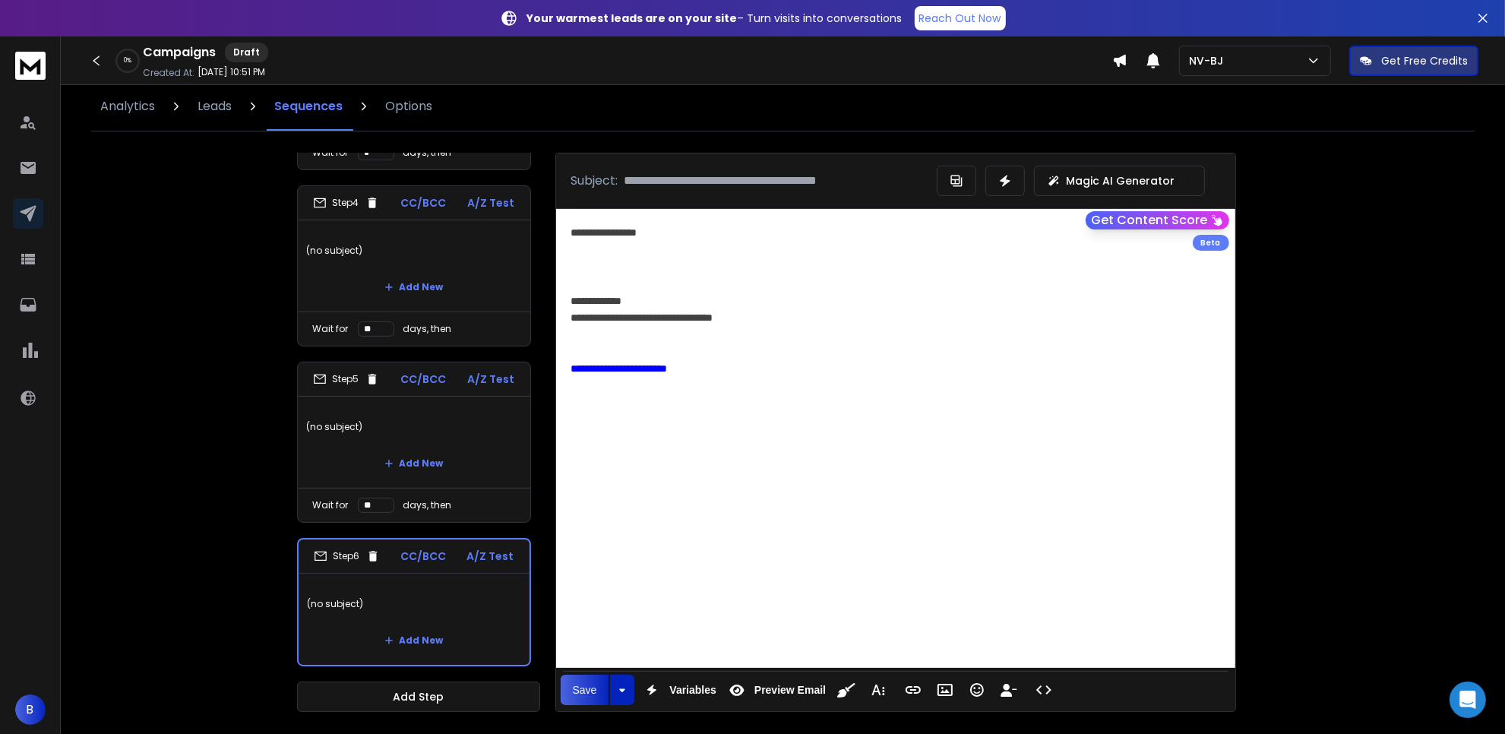
scroll to position [29, 0]
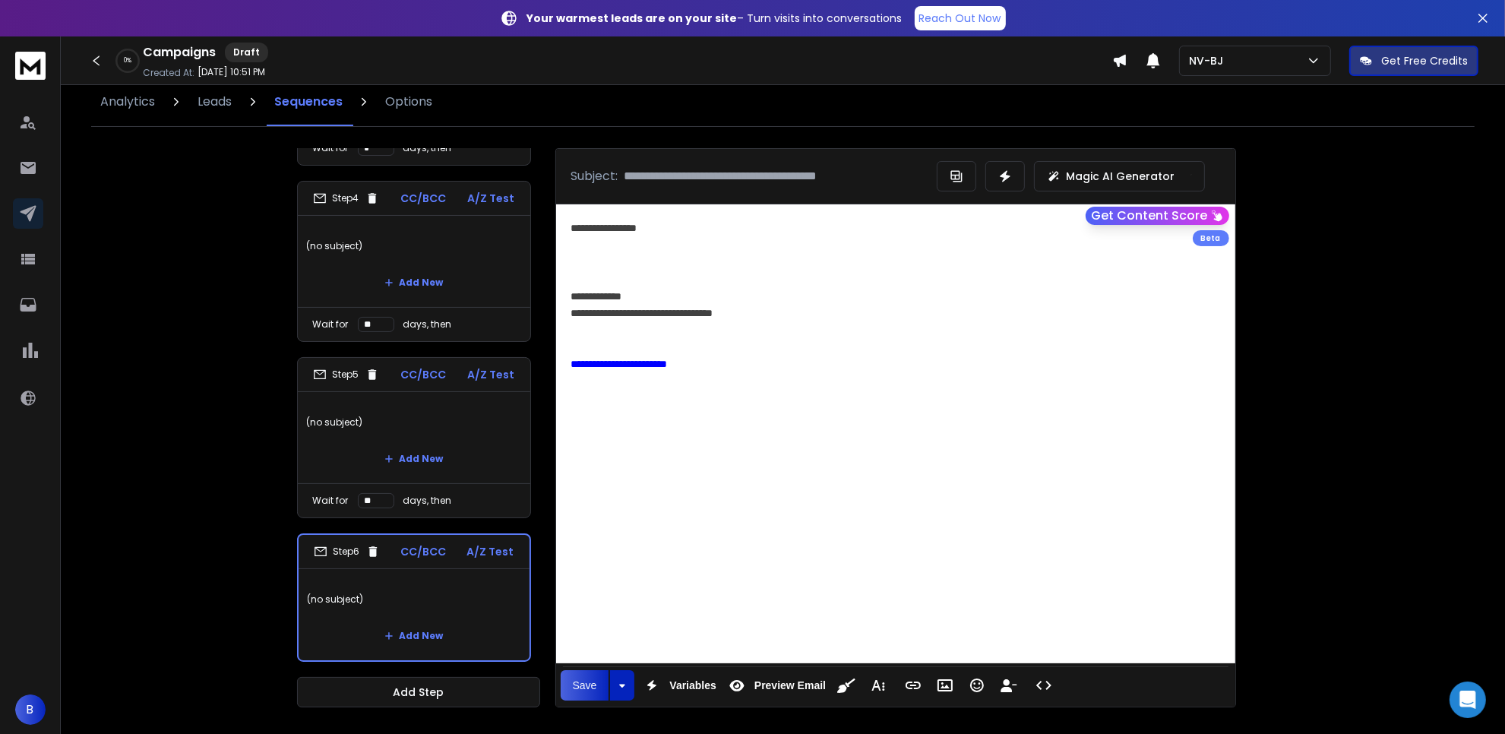
click at [426, 609] on p "(no subject)" at bounding box center [414, 599] width 213 height 43
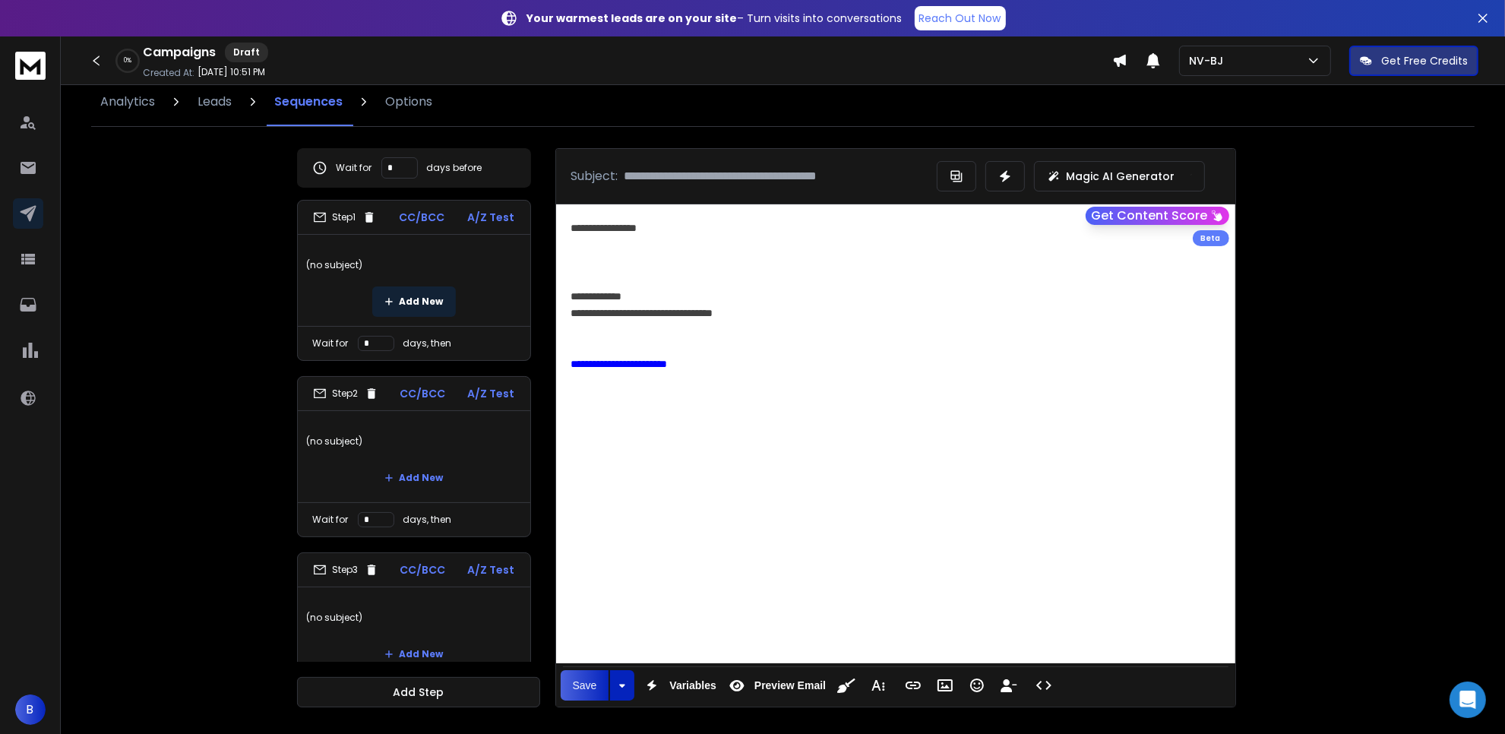
click at [438, 300] on button "Add New" at bounding box center [414, 301] width 84 height 30
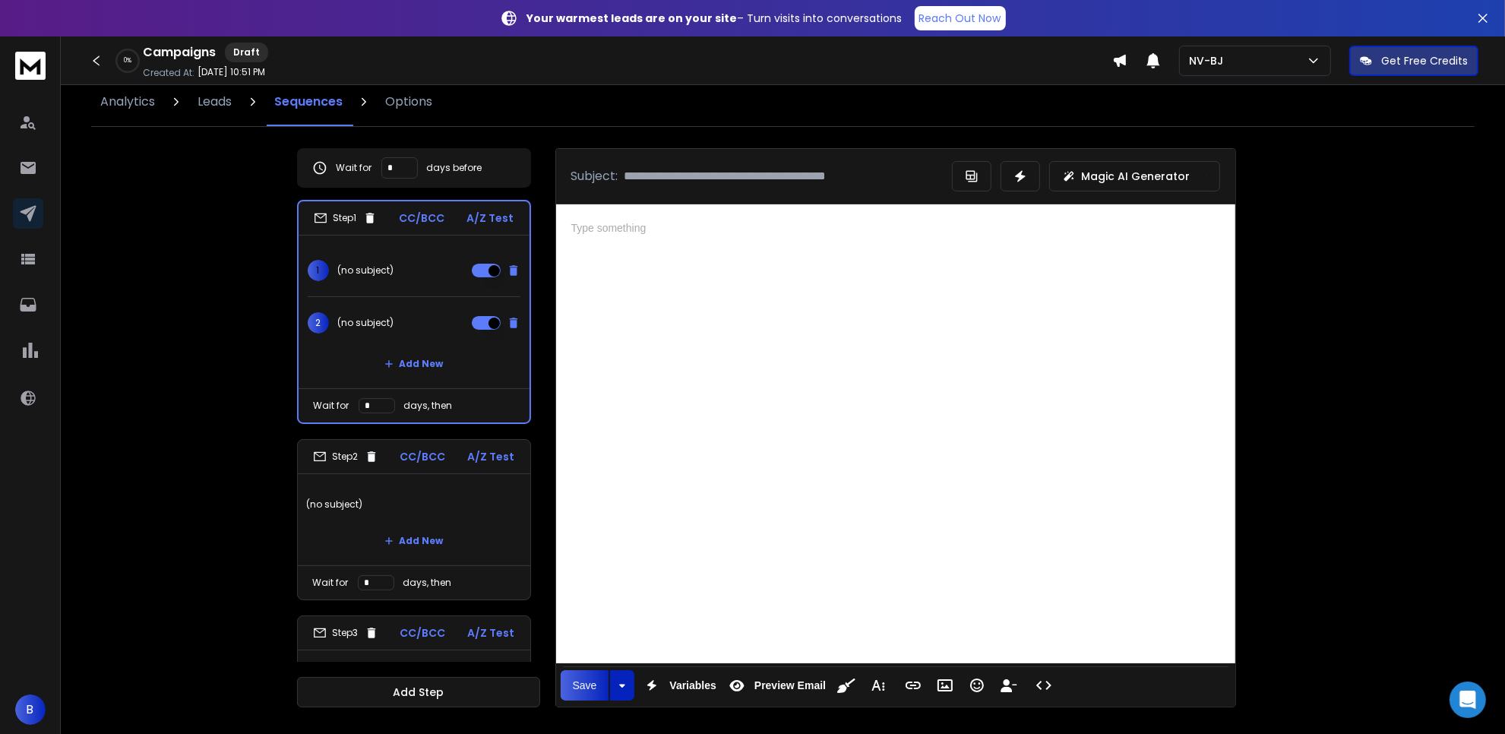
click at [511, 321] on icon at bounding box center [513, 323] width 8 height 11
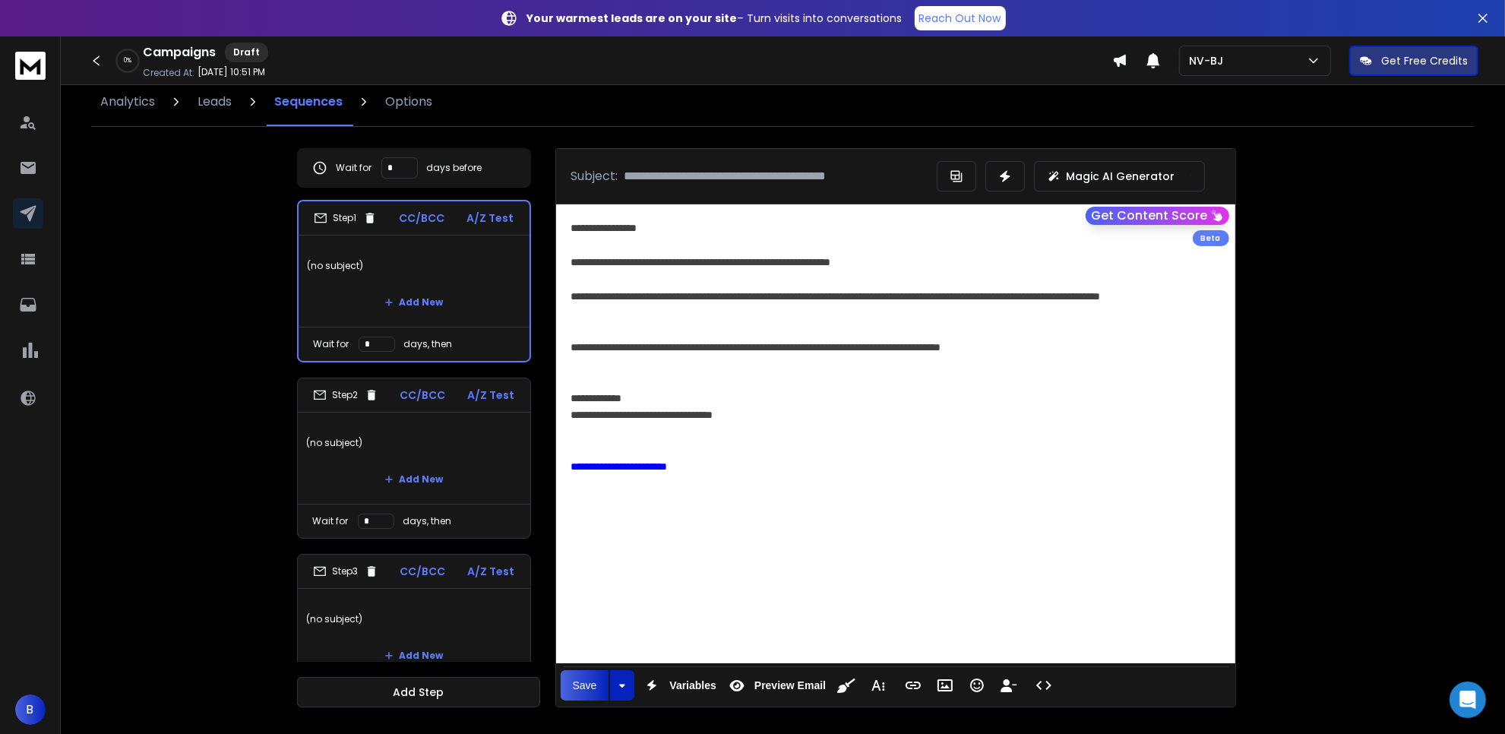
click at [467, 264] on p "(no subject)" at bounding box center [414, 266] width 213 height 43
click at [476, 469] on div "Add New" at bounding box center [414, 479] width 214 height 30
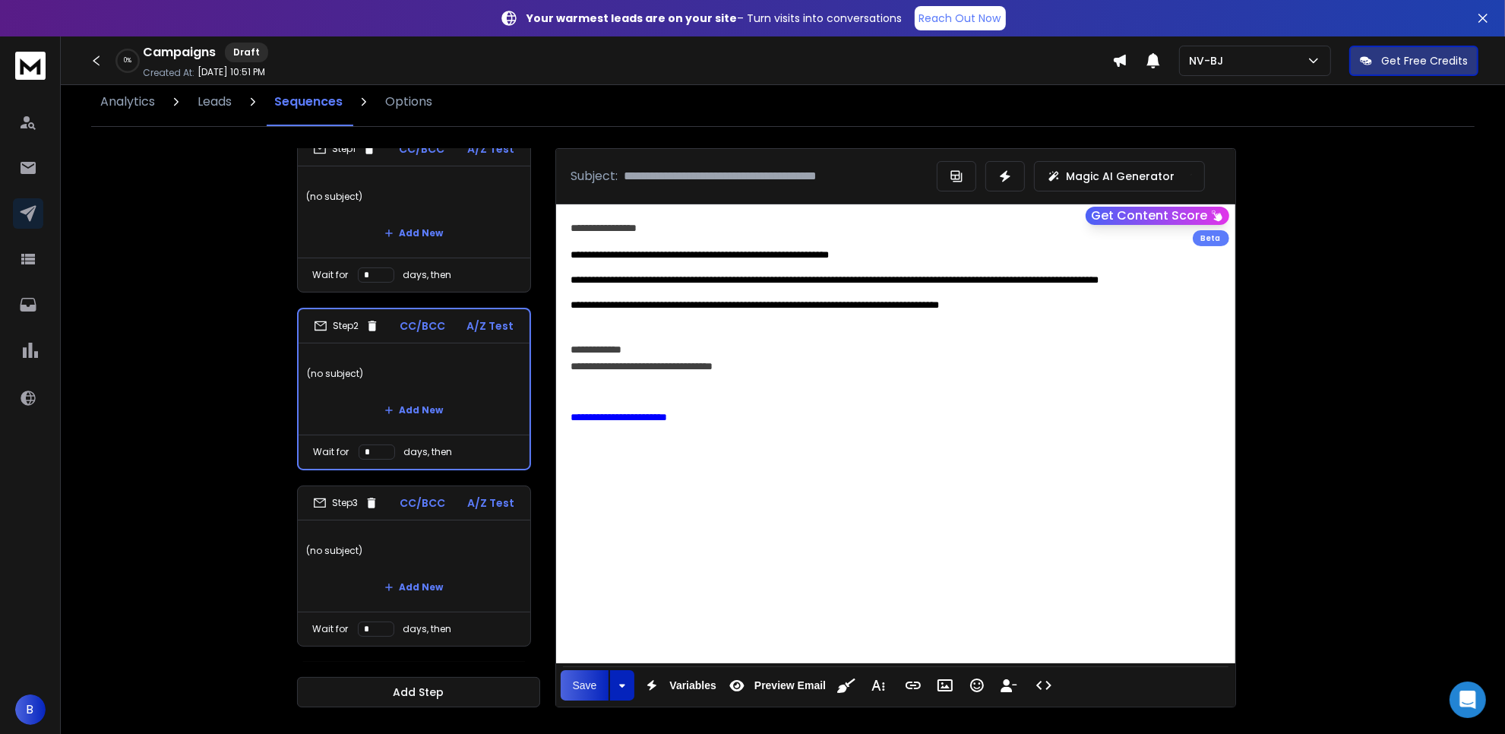
scroll to position [95, 0]
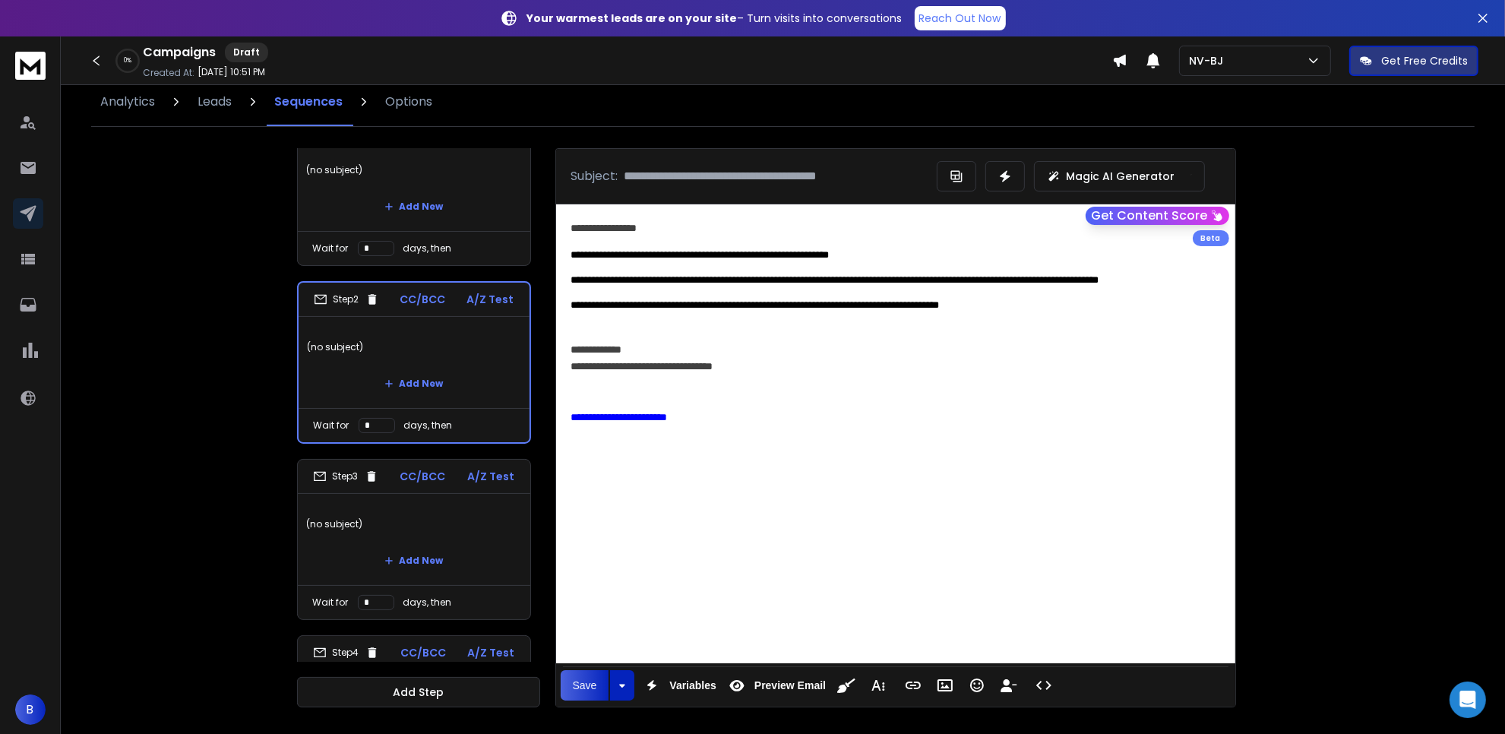
click at [489, 540] on p "(no subject)" at bounding box center [414, 524] width 214 height 43
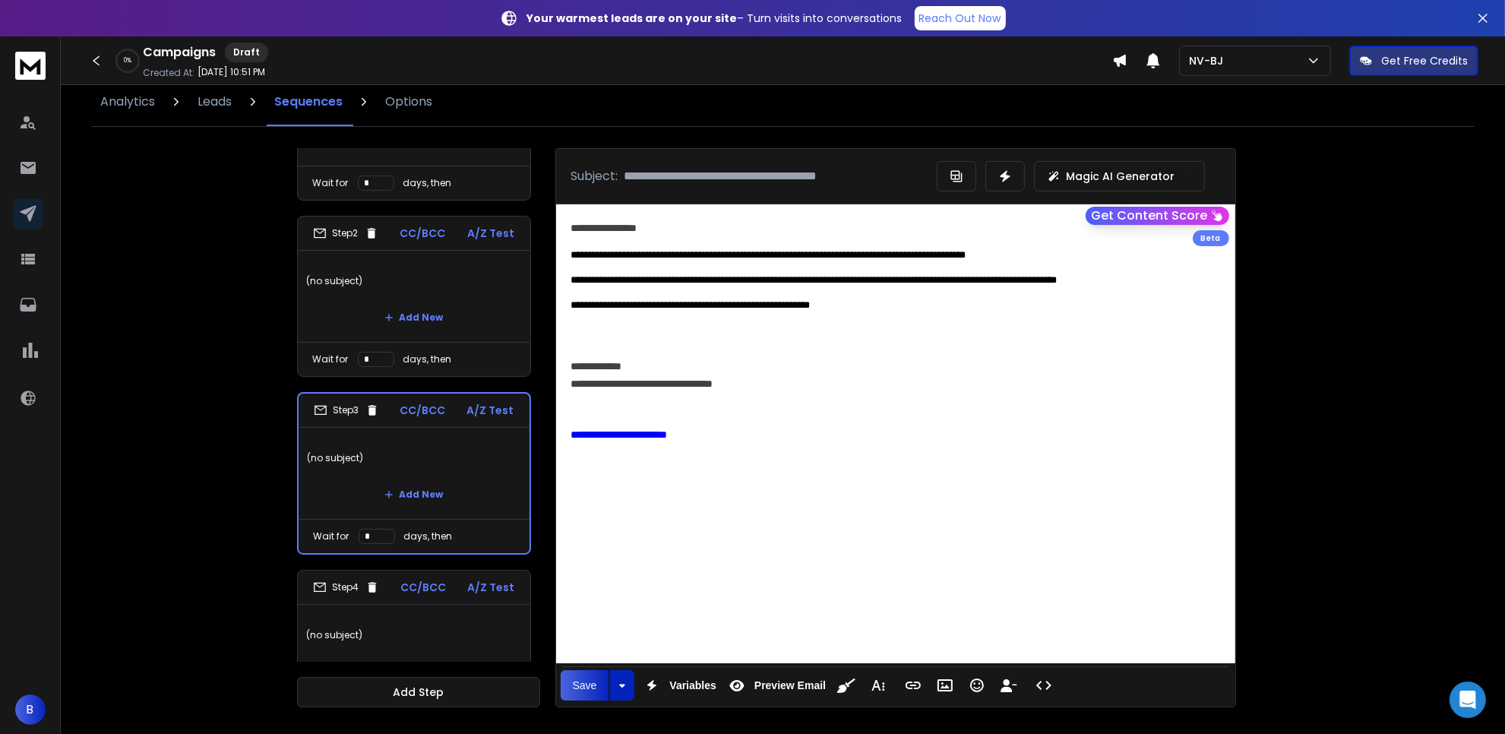
scroll to position [190, 0]
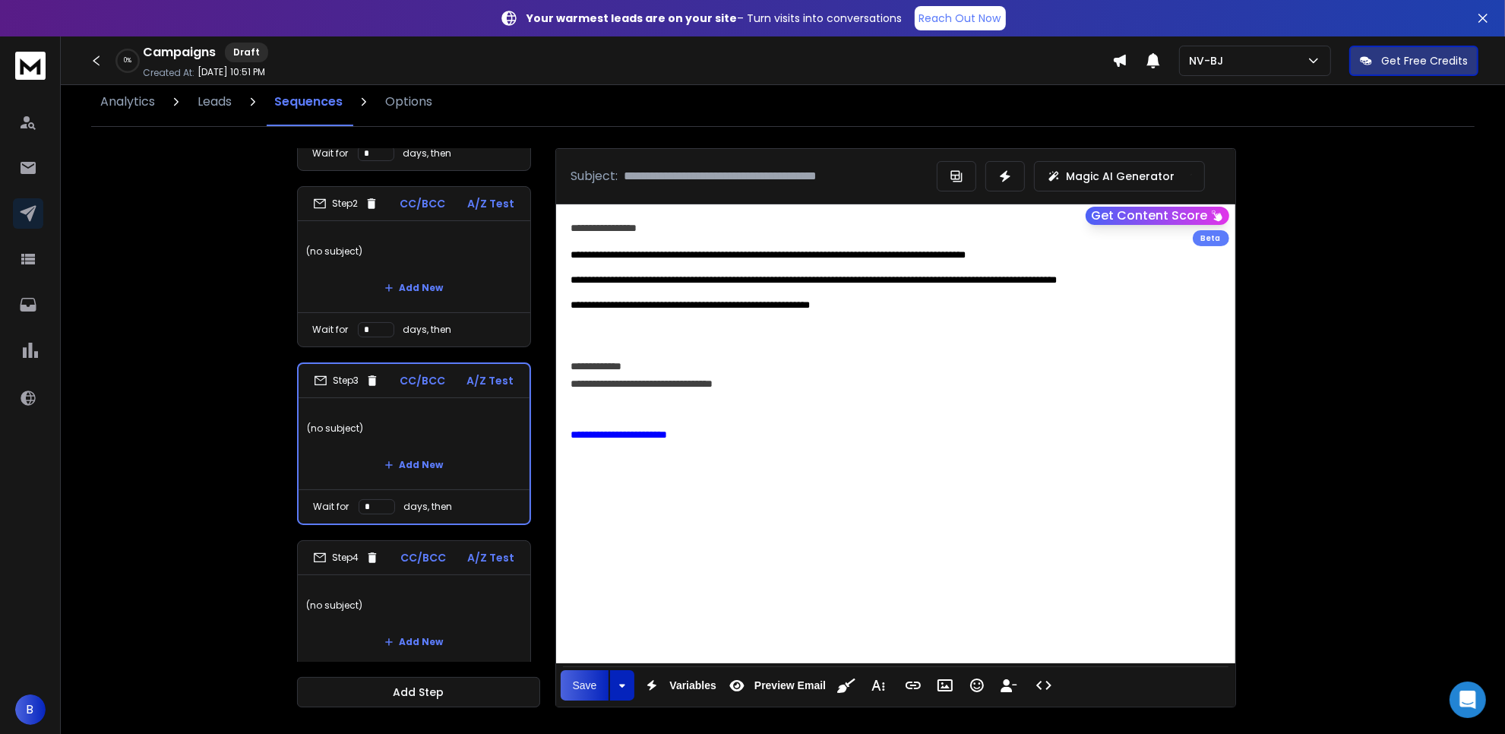
click at [587, 343] on div at bounding box center [895, 349] width 649 height 17
click at [472, 268] on p "(no subject)" at bounding box center [414, 251] width 214 height 43
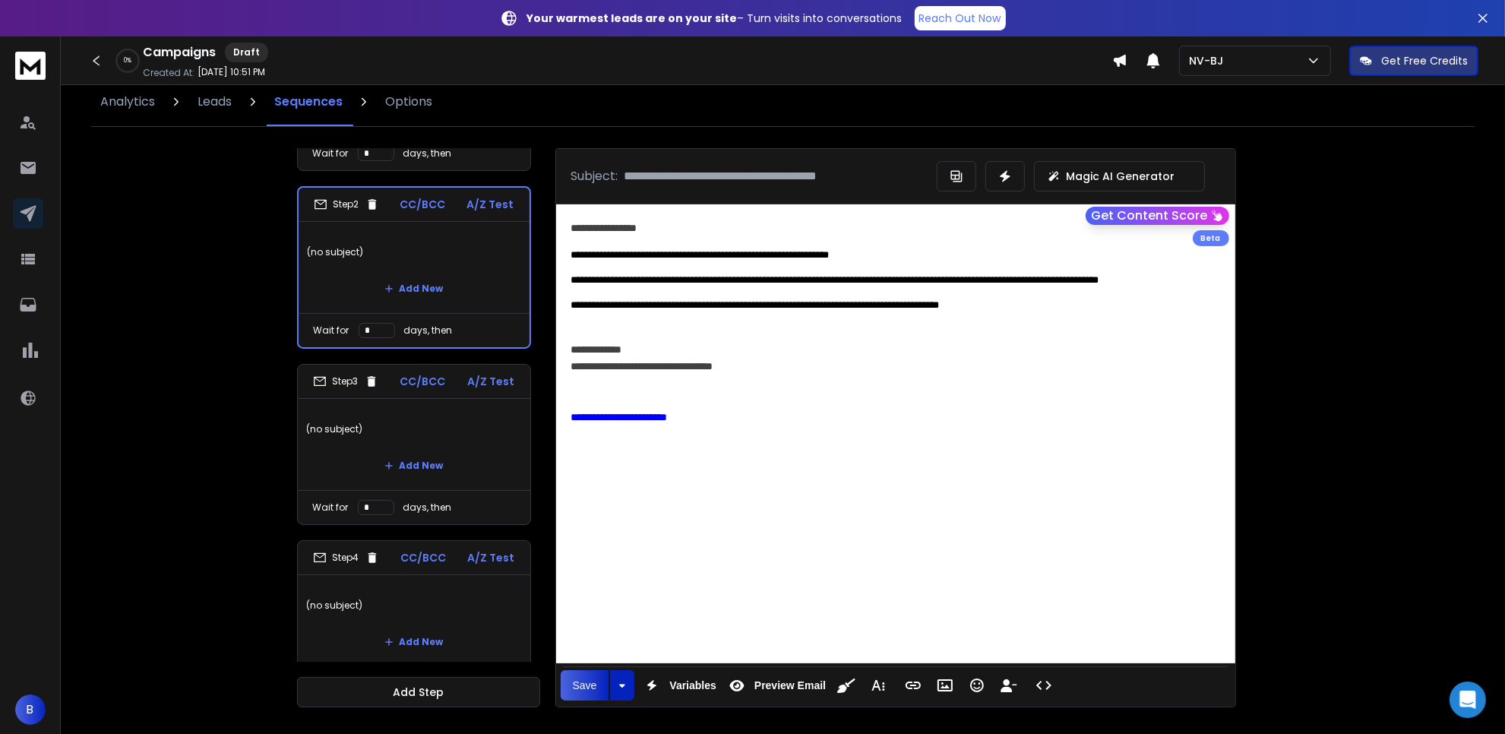
click at [480, 435] on p "(no subject)" at bounding box center [414, 429] width 214 height 43
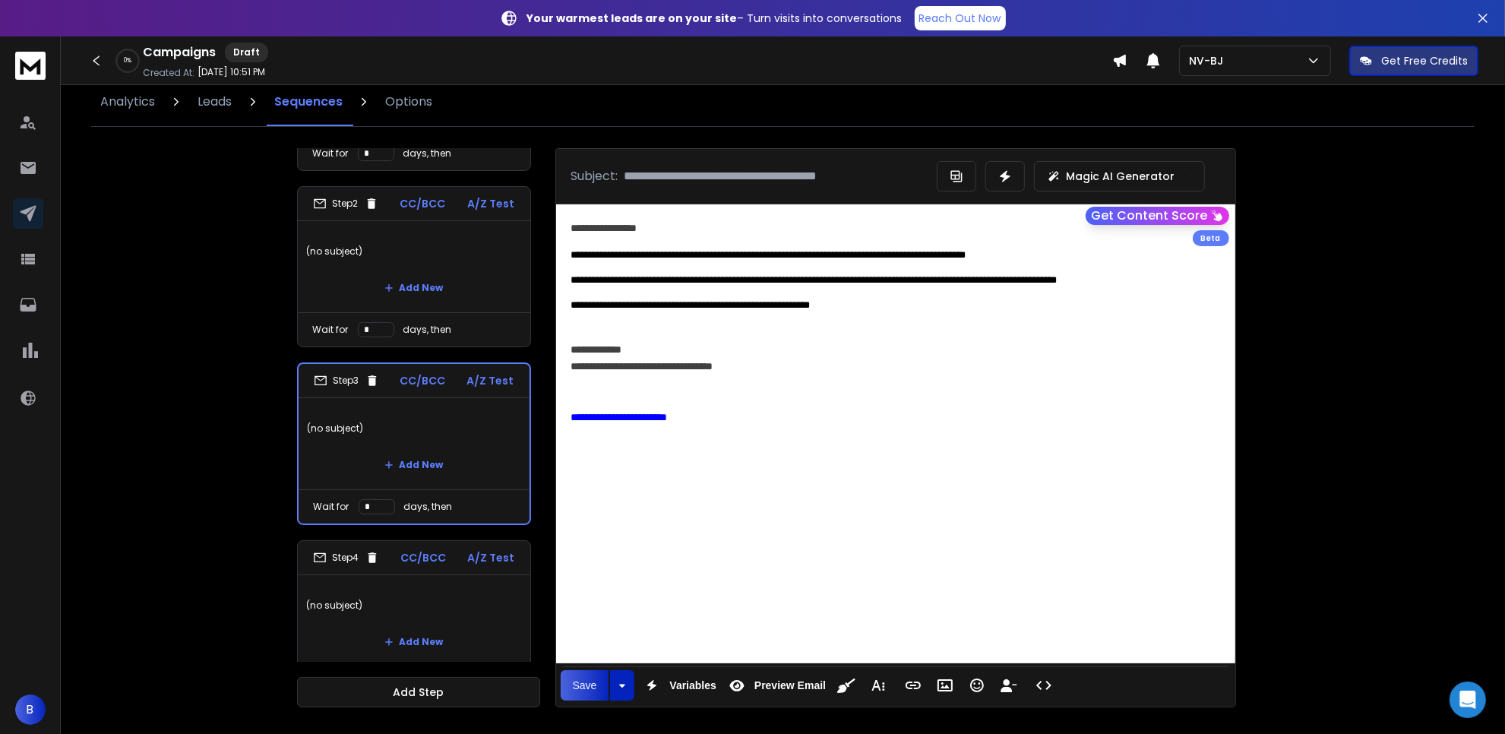
click at [503, 448] on p "(no subject)" at bounding box center [414, 428] width 213 height 43
click at [487, 286] on div "Add New" at bounding box center [414, 288] width 214 height 30
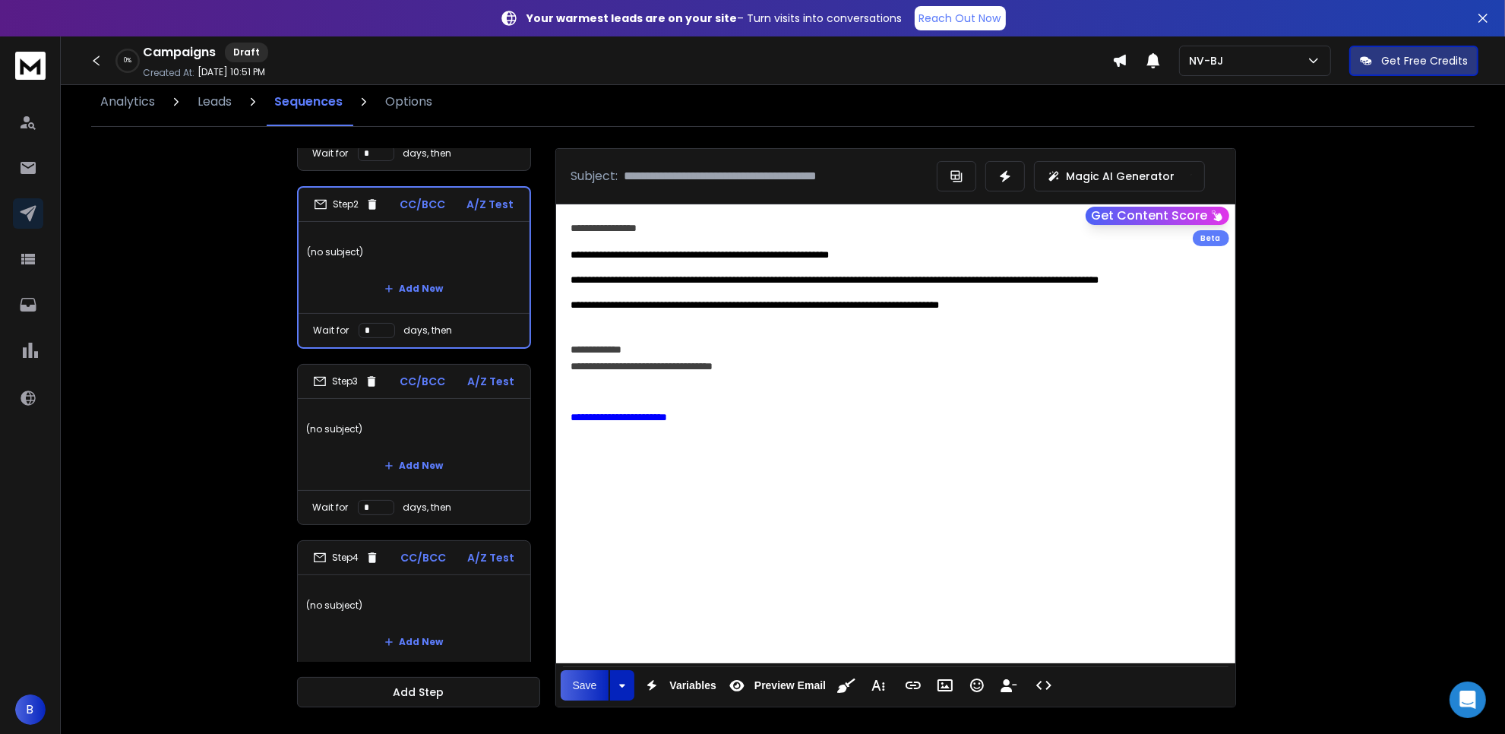
click at [473, 451] on div "Add New" at bounding box center [414, 466] width 214 height 30
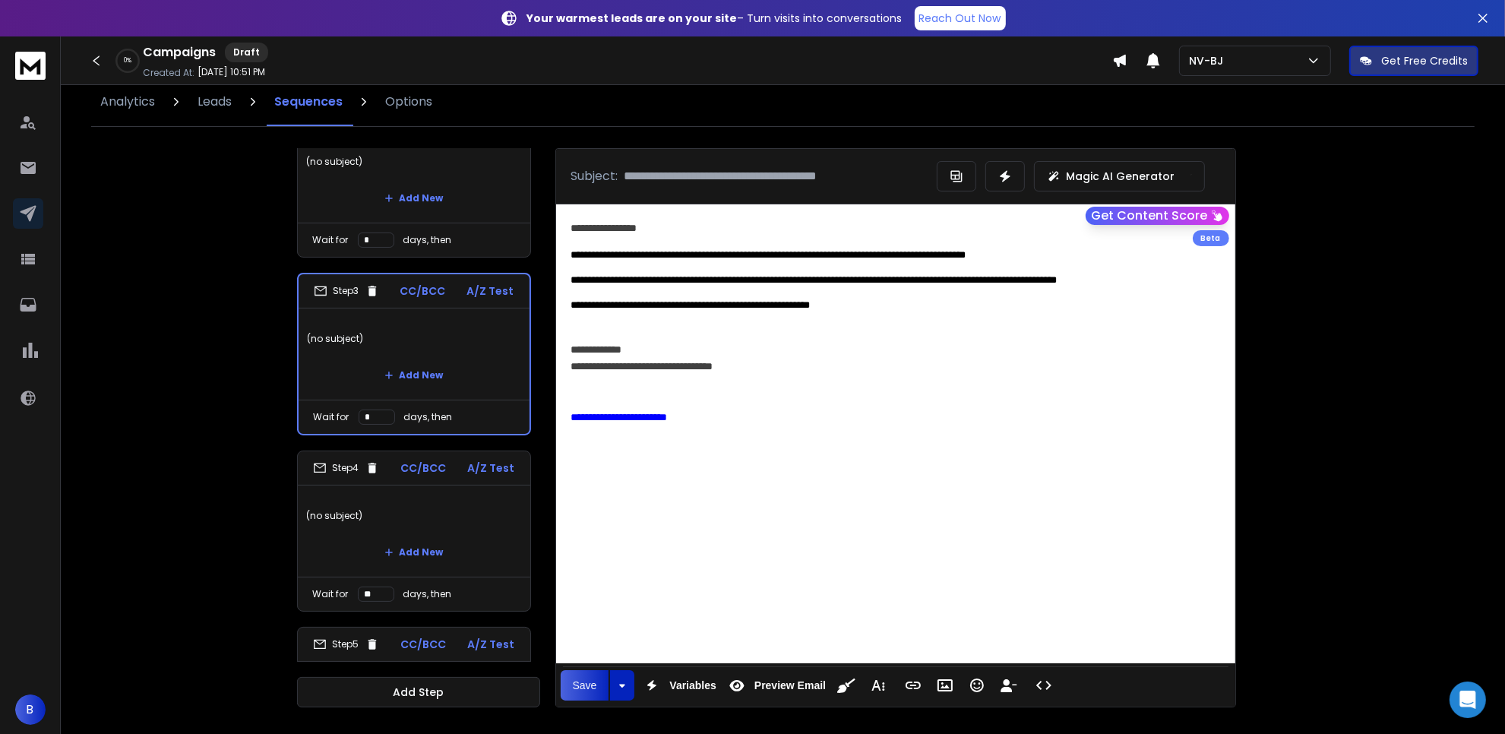
scroll to position [285, 0]
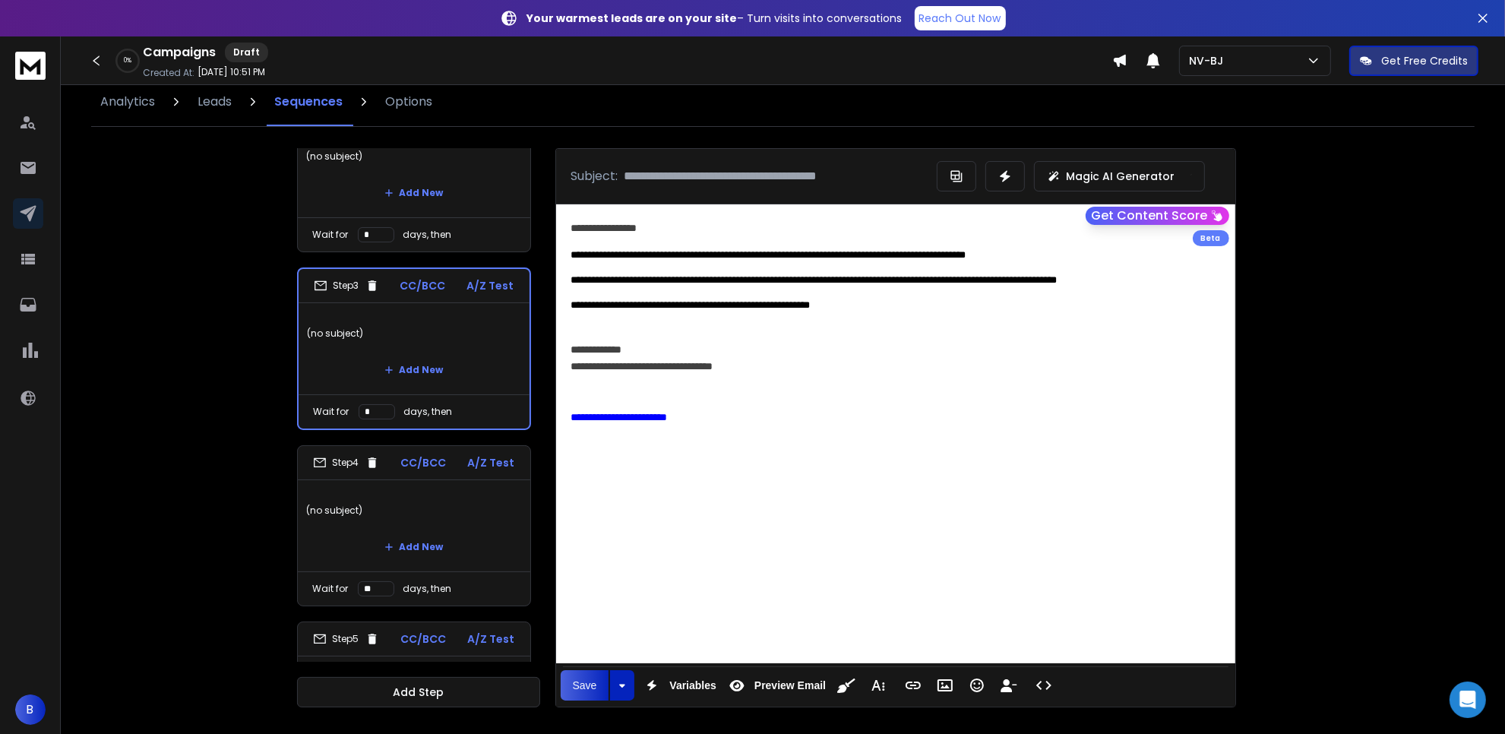
click at [480, 536] on div "Add New" at bounding box center [414, 547] width 214 height 30
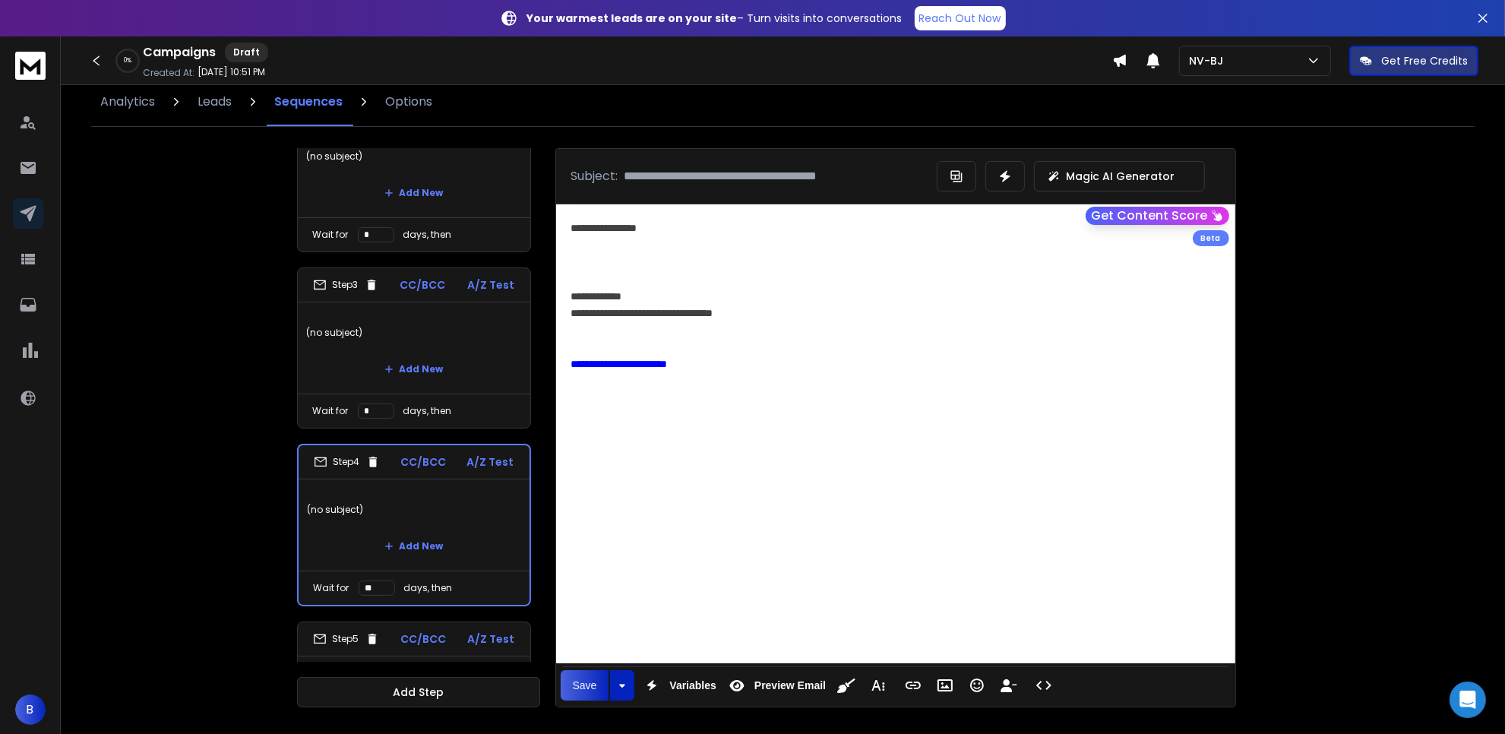
click at [576, 258] on div at bounding box center [895, 262] width 649 height 17
click at [578, 249] on div at bounding box center [895, 244] width 649 height 17
click at [578, 259] on div at bounding box center [895, 262] width 649 height 17
click at [595, 249] on div at bounding box center [895, 244] width 649 height 17
click at [589, 255] on div at bounding box center [895, 262] width 649 height 17
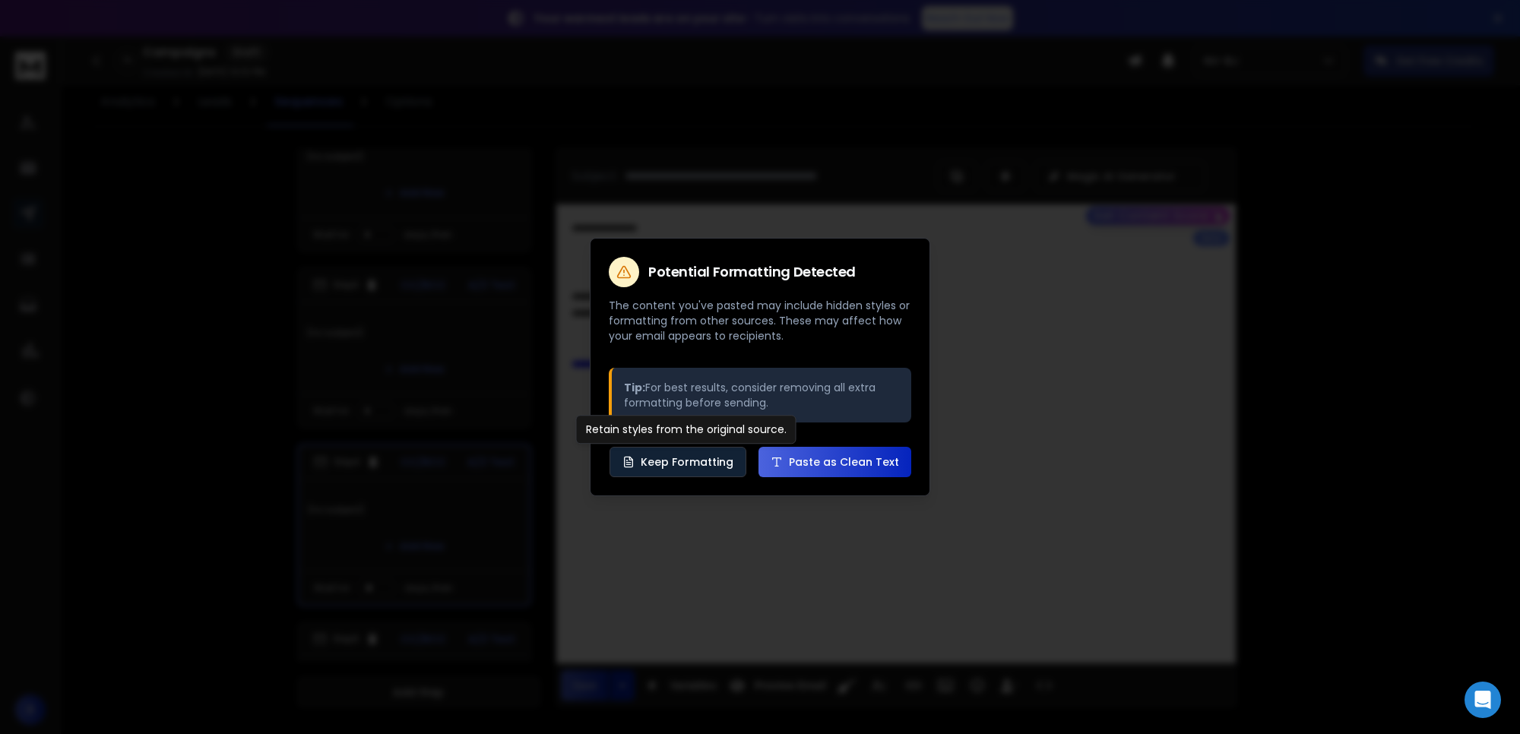
click at [723, 464] on button "Keep Formatting" at bounding box center [677, 462] width 137 height 30
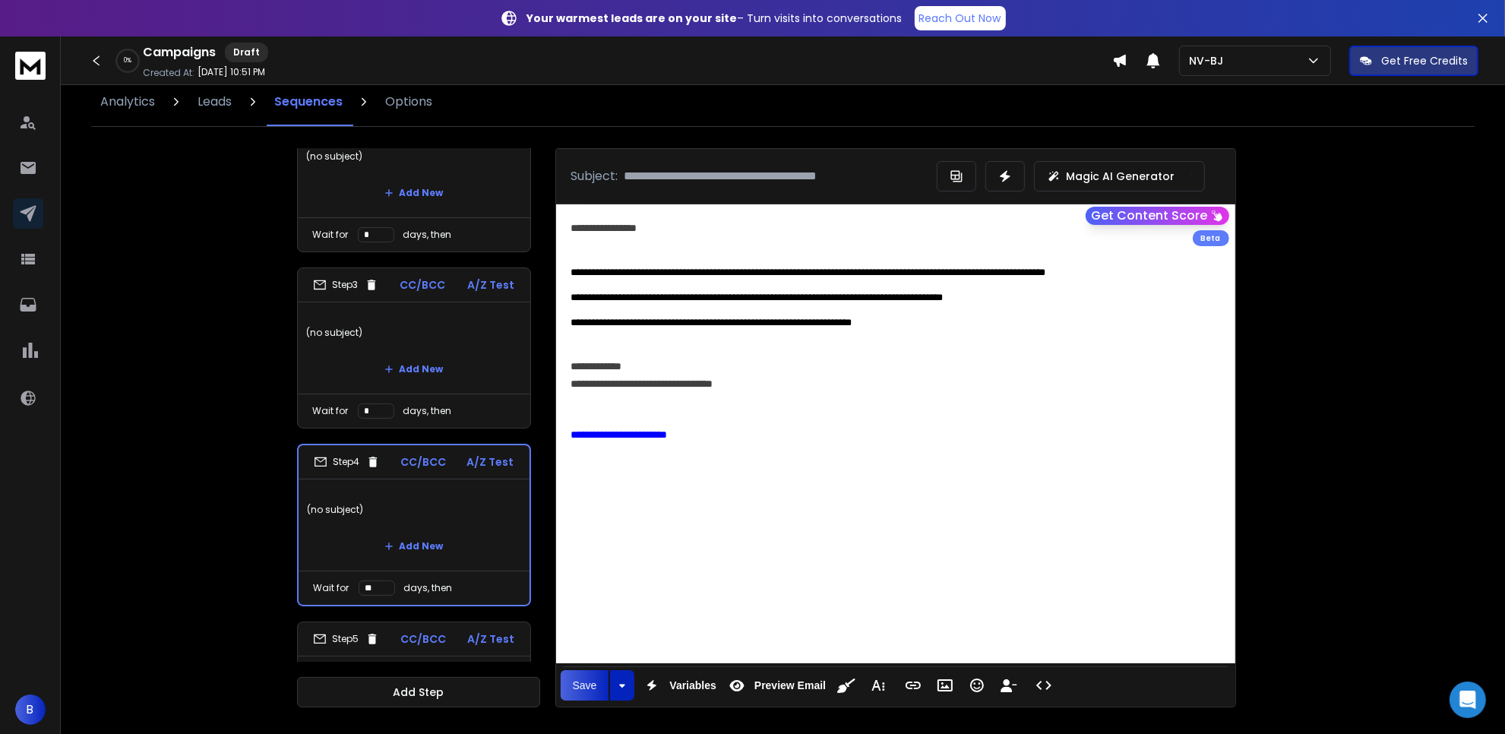
click at [574, 252] on div at bounding box center [895, 244] width 649 height 17
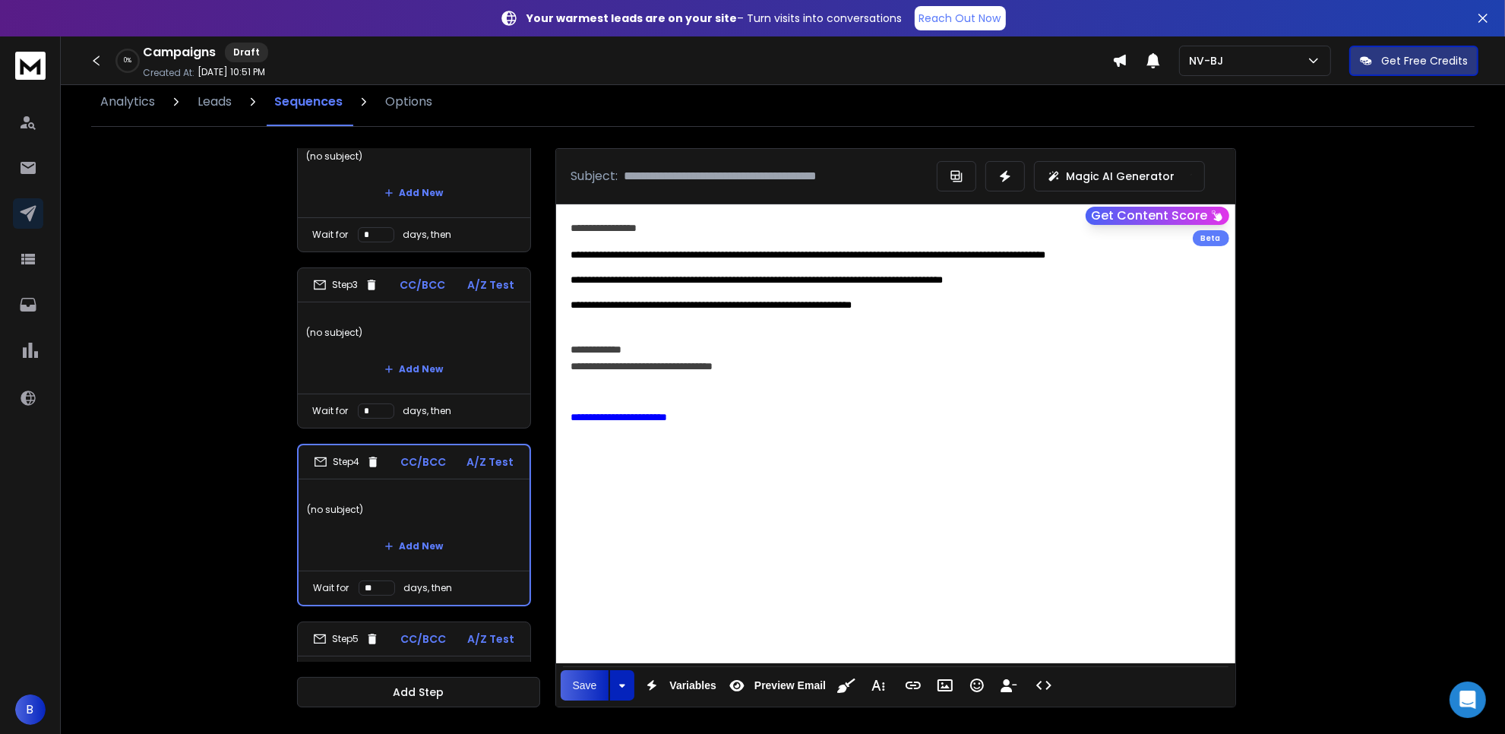
click at [871, 280] on span "**********" at bounding box center [757, 280] width 372 height 10
drag, startPoint x: 585, startPoint y: 328, endPoint x: 670, endPoint y: 342, distance: 86.3
click at [585, 327] on div at bounding box center [895, 332] width 649 height 17
click at [465, 527] on p "(no subject)" at bounding box center [414, 510] width 213 height 43
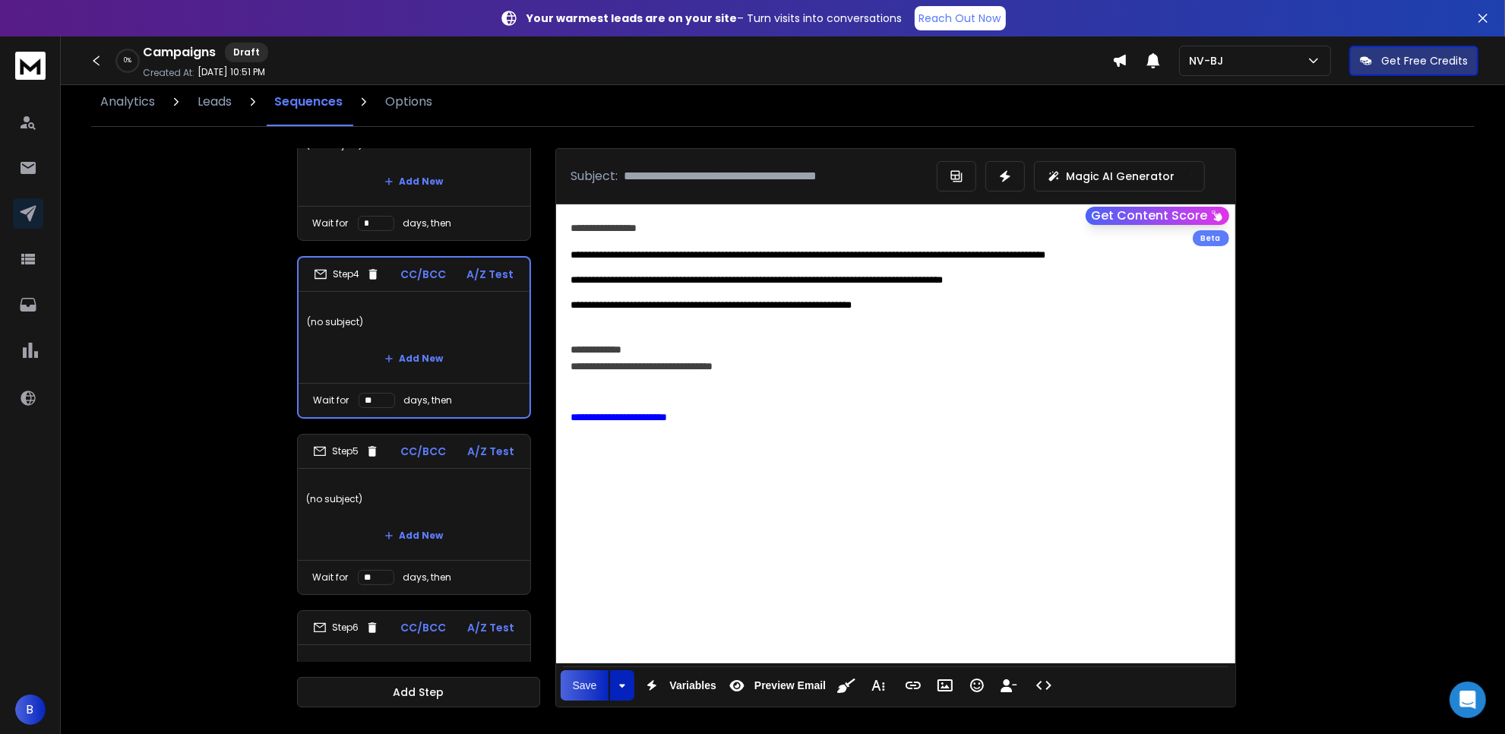
scroll to position [475, 0]
click at [475, 521] on div "Add New" at bounding box center [414, 533] width 214 height 30
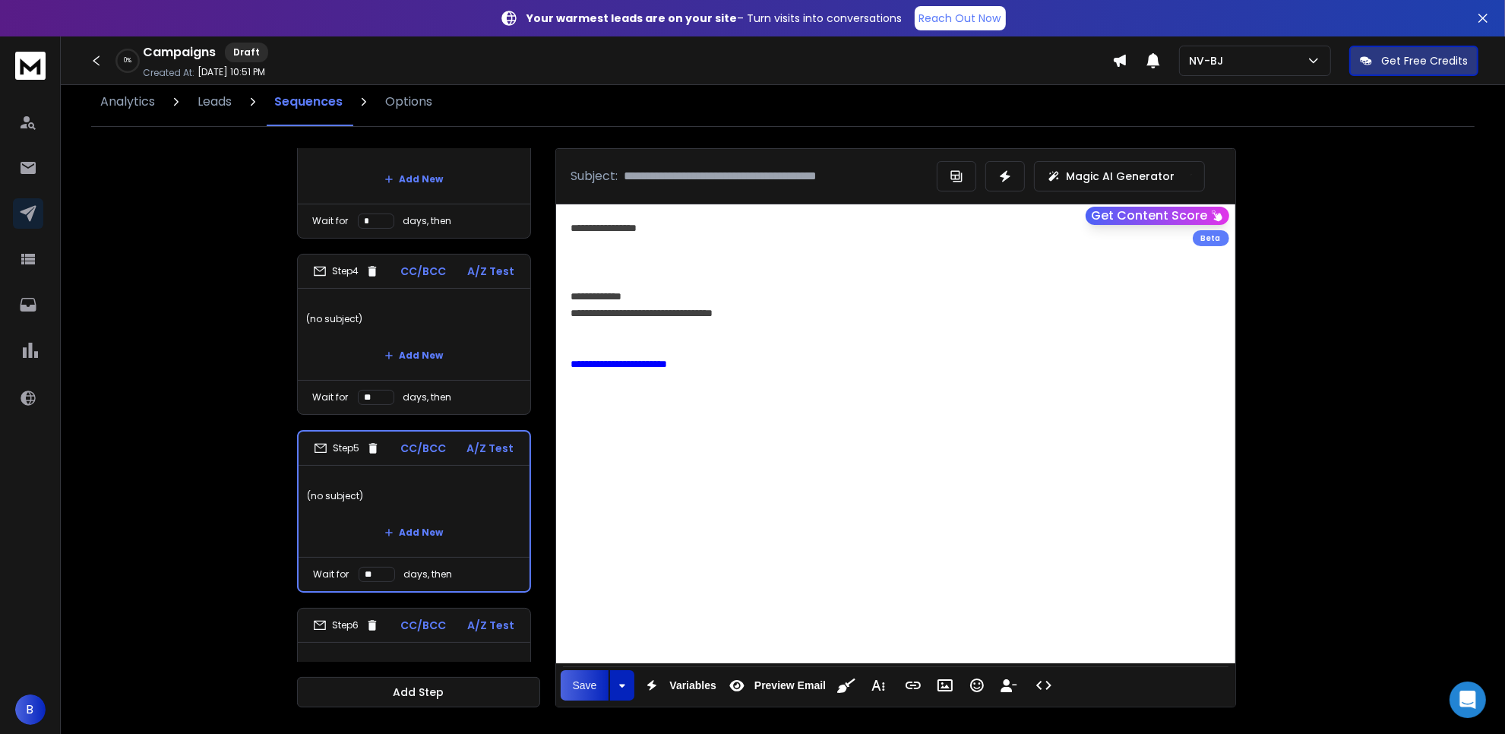
click at [599, 264] on div at bounding box center [895, 262] width 649 height 17
click at [589, 251] on div at bounding box center [895, 244] width 649 height 17
click at [587, 254] on div at bounding box center [895, 262] width 649 height 17
click at [583, 248] on div at bounding box center [895, 244] width 649 height 17
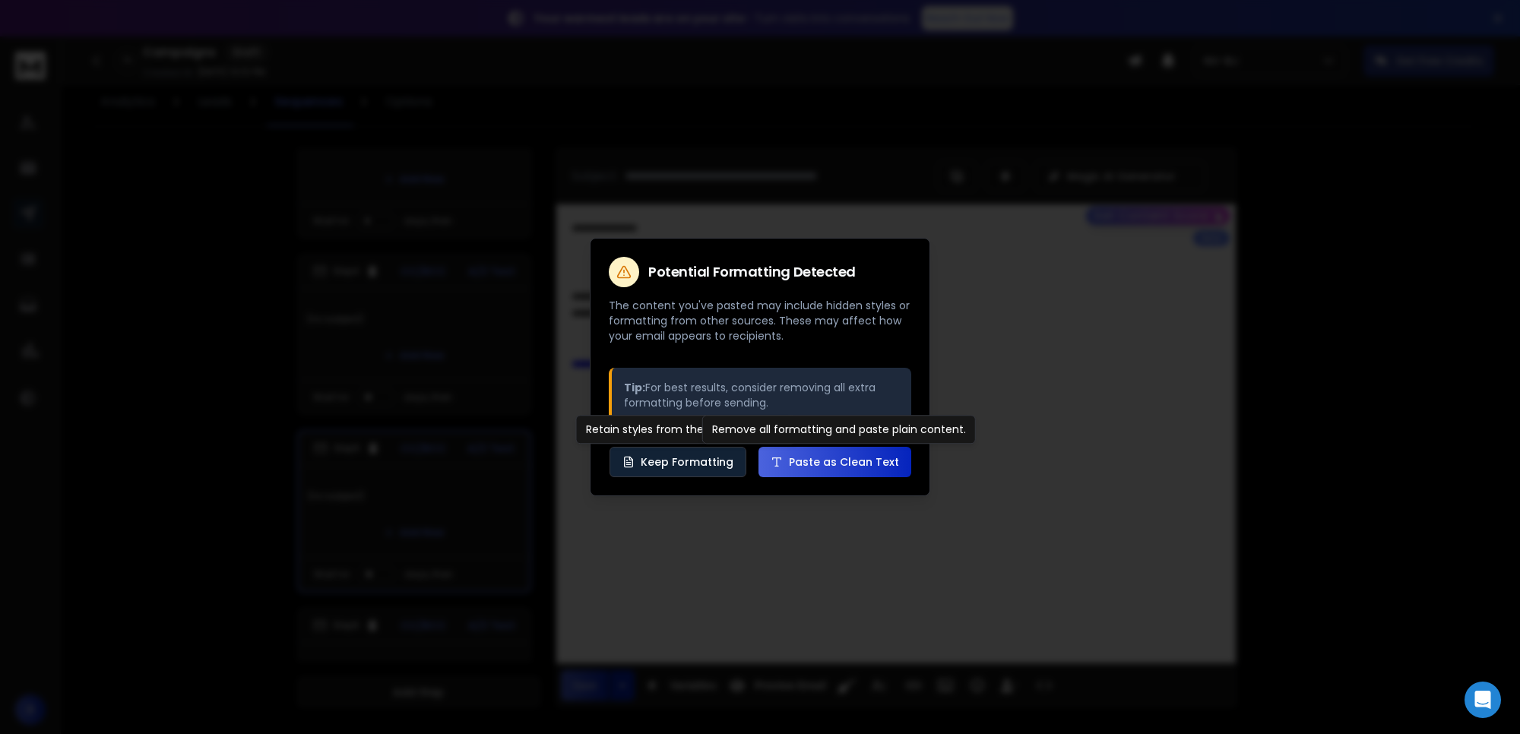
click at [726, 465] on button "Keep Formatting" at bounding box center [677, 462] width 137 height 30
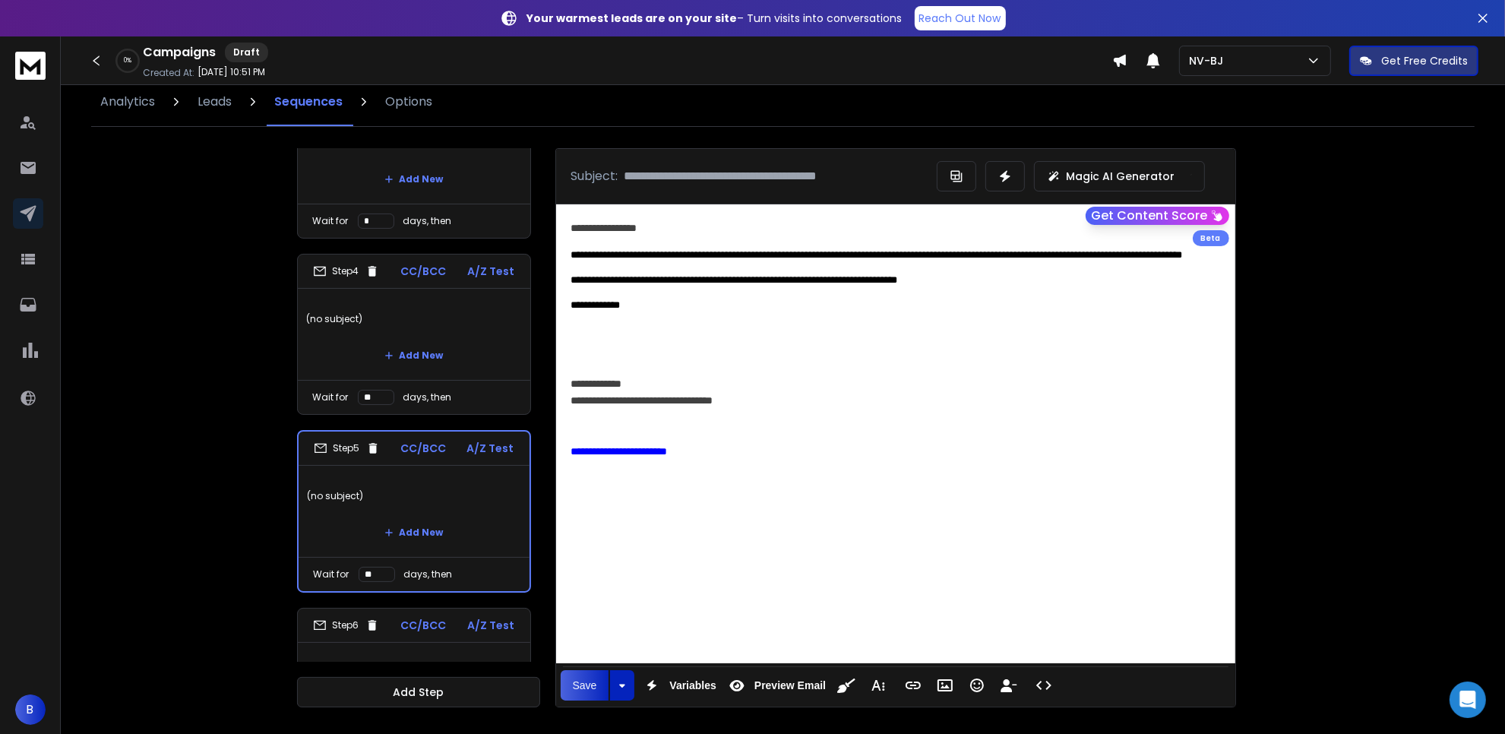
click at [880, 253] on span "**********" at bounding box center [877, 255] width 612 height 10
click at [875, 252] on span "**********" at bounding box center [877, 255] width 612 height 10
drag, startPoint x: 682, startPoint y: 328, endPoint x: 646, endPoint y: 340, distance: 38.7
click at [680, 328] on div "**********" at bounding box center [895, 424] width 679 height 441
click at [575, 373] on div at bounding box center [895, 366] width 649 height 17
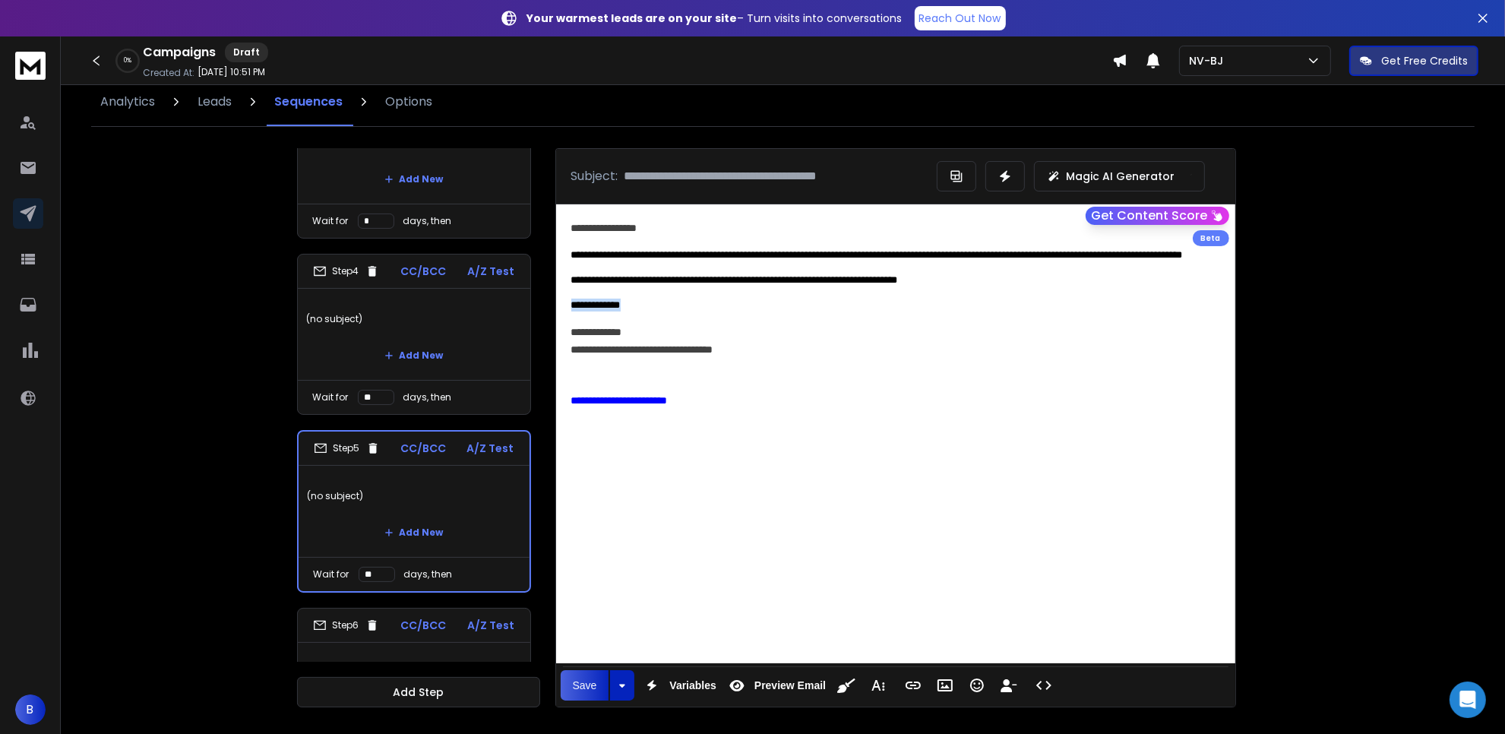
drag, startPoint x: 586, startPoint y: 301, endPoint x: 560, endPoint y: 310, distance: 27.4
click at [557, 310] on div "**********" at bounding box center [895, 424] width 679 height 441
click at [847, 344] on div at bounding box center [895, 341] width 649 height 17
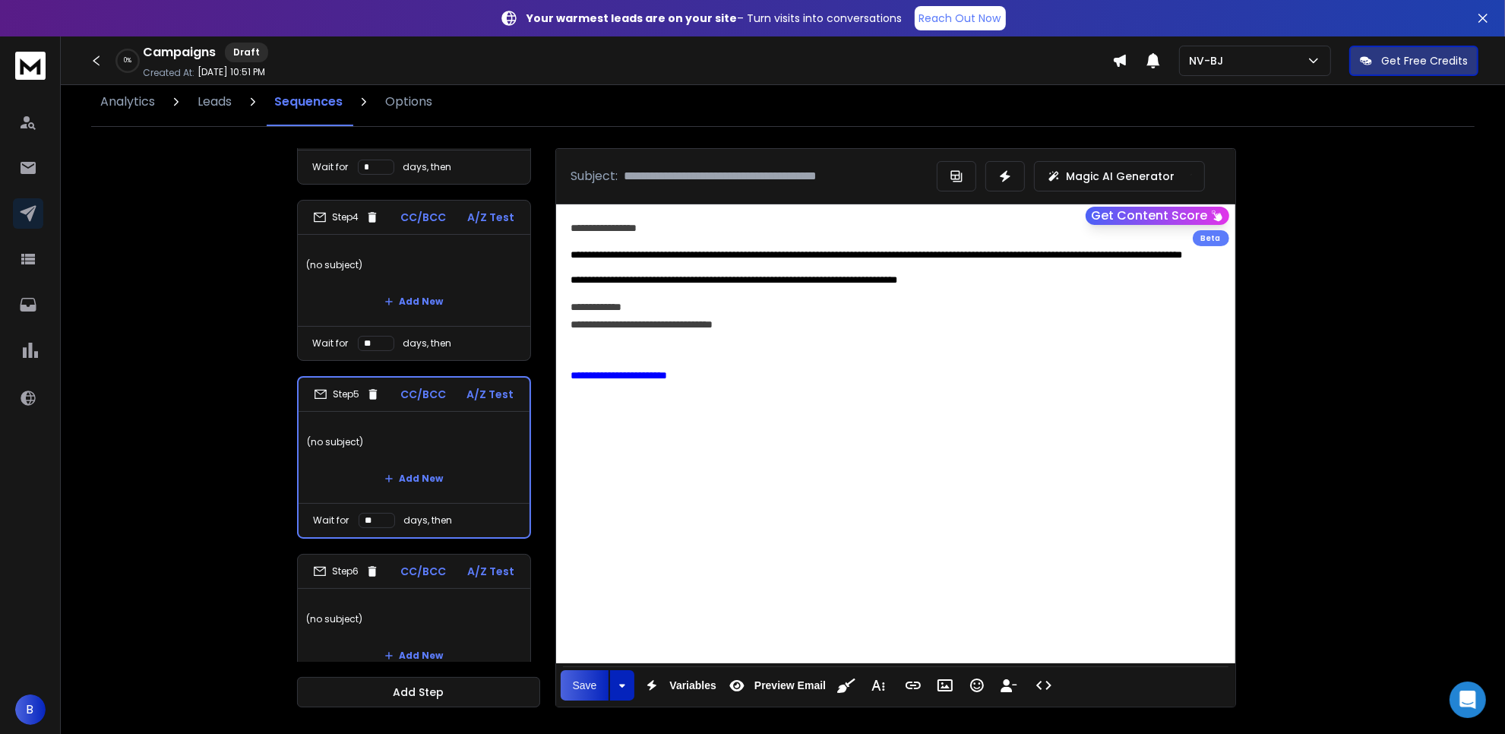
scroll to position [549, 0]
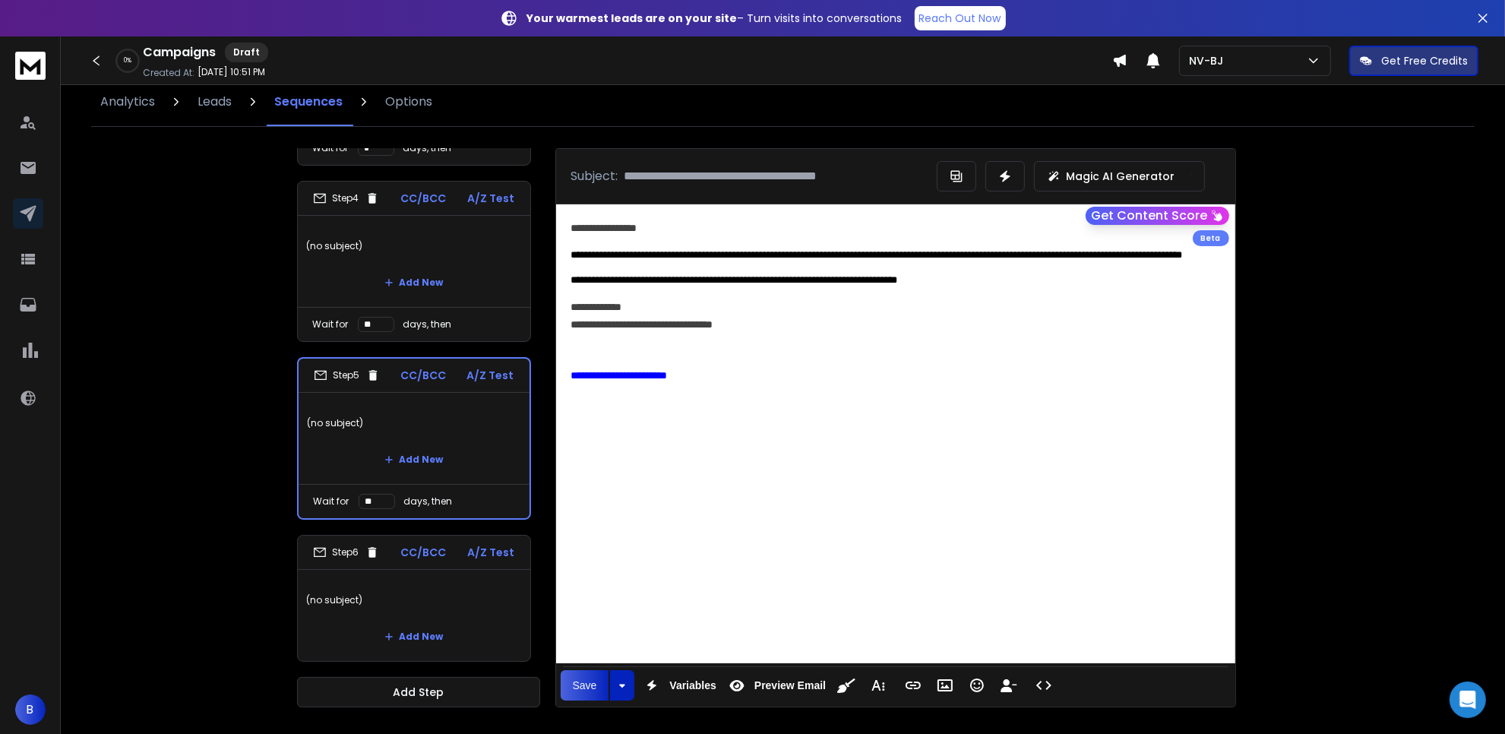
click at [490, 448] on div "Add New" at bounding box center [414, 460] width 213 height 30
click at [433, 603] on p "(no subject)" at bounding box center [414, 600] width 214 height 43
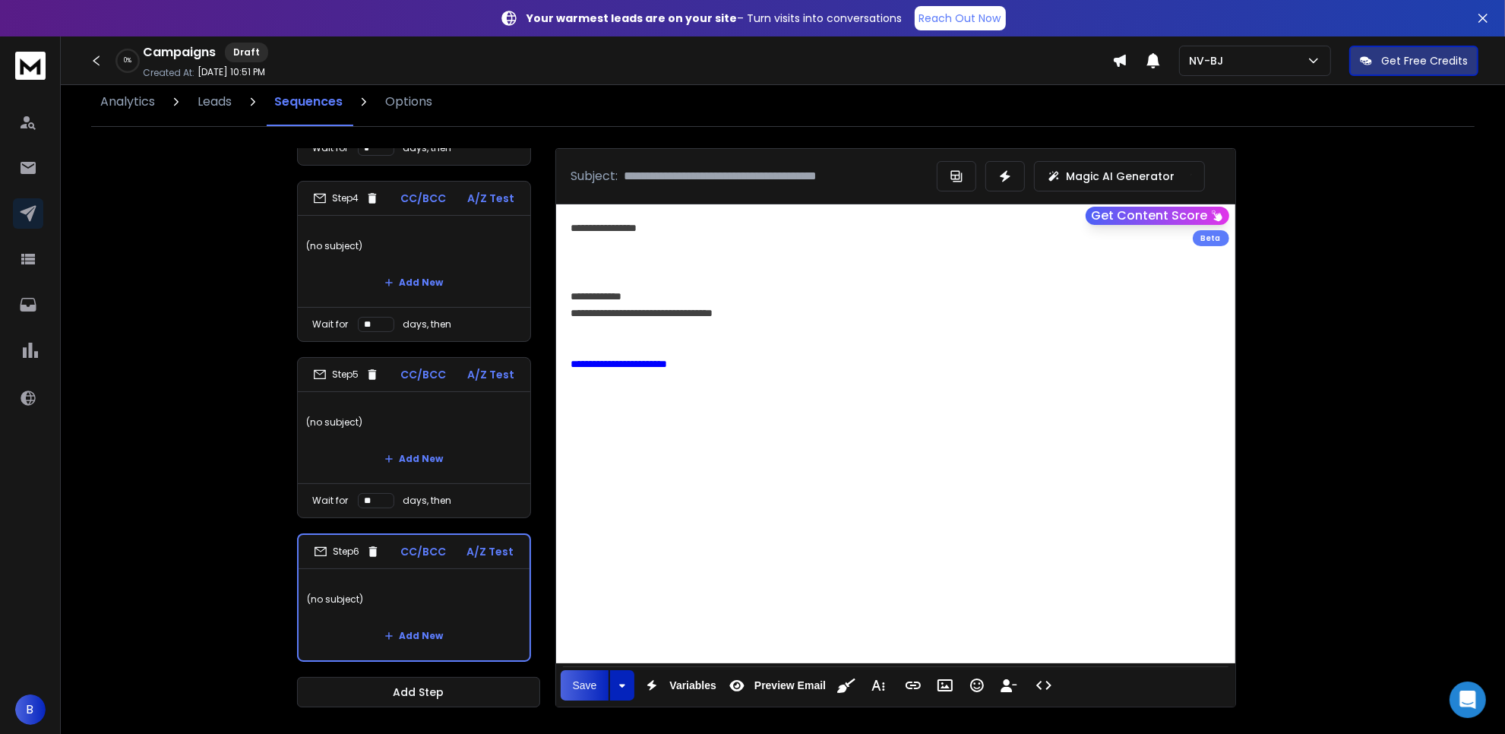
click at [587, 248] on div at bounding box center [895, 244] width 649 height 17
click at [585, 254] on div at bounding box center [895, 262] width 649 height 17
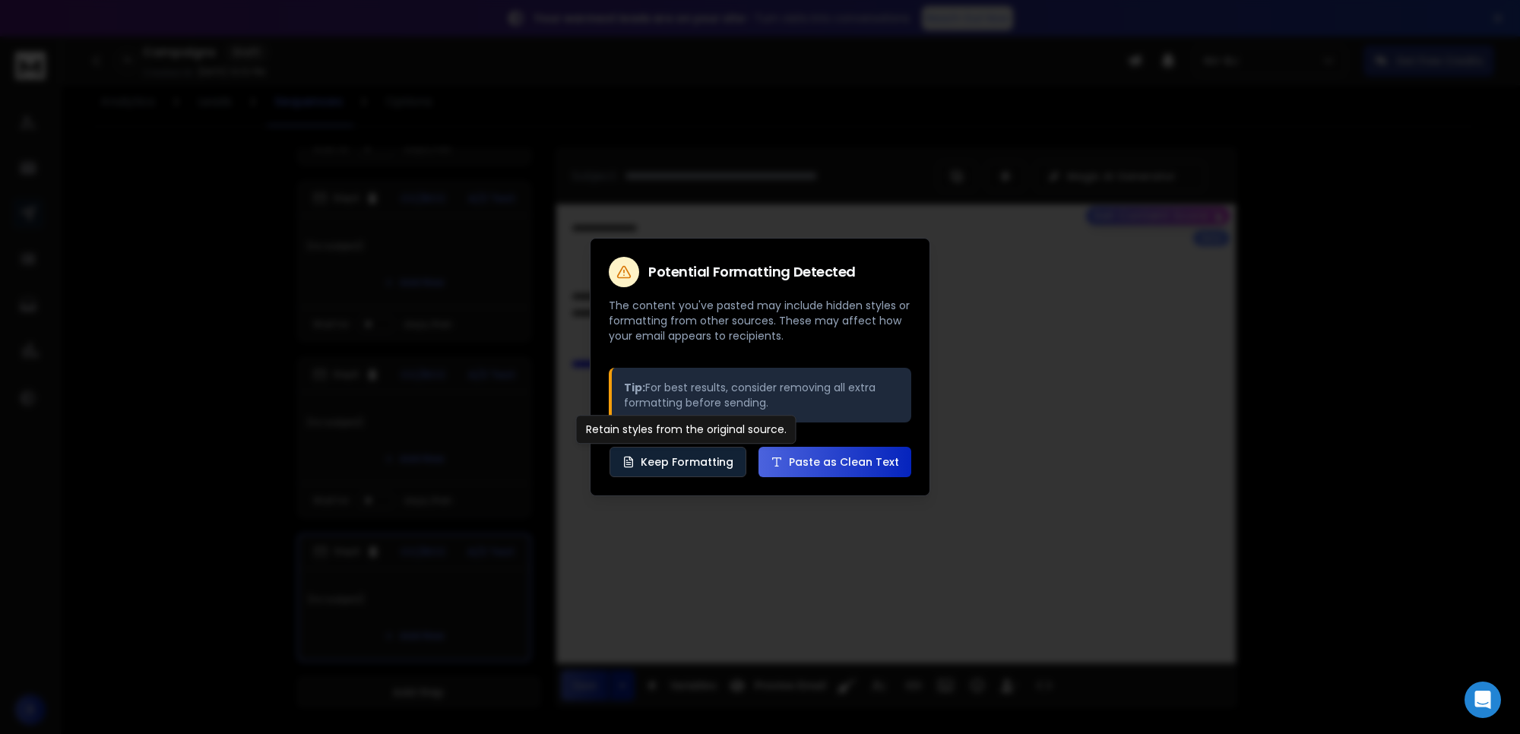
click at [707, 470] on button "Keep Formatting" at bounding box center [677, 462] width 137 height 30
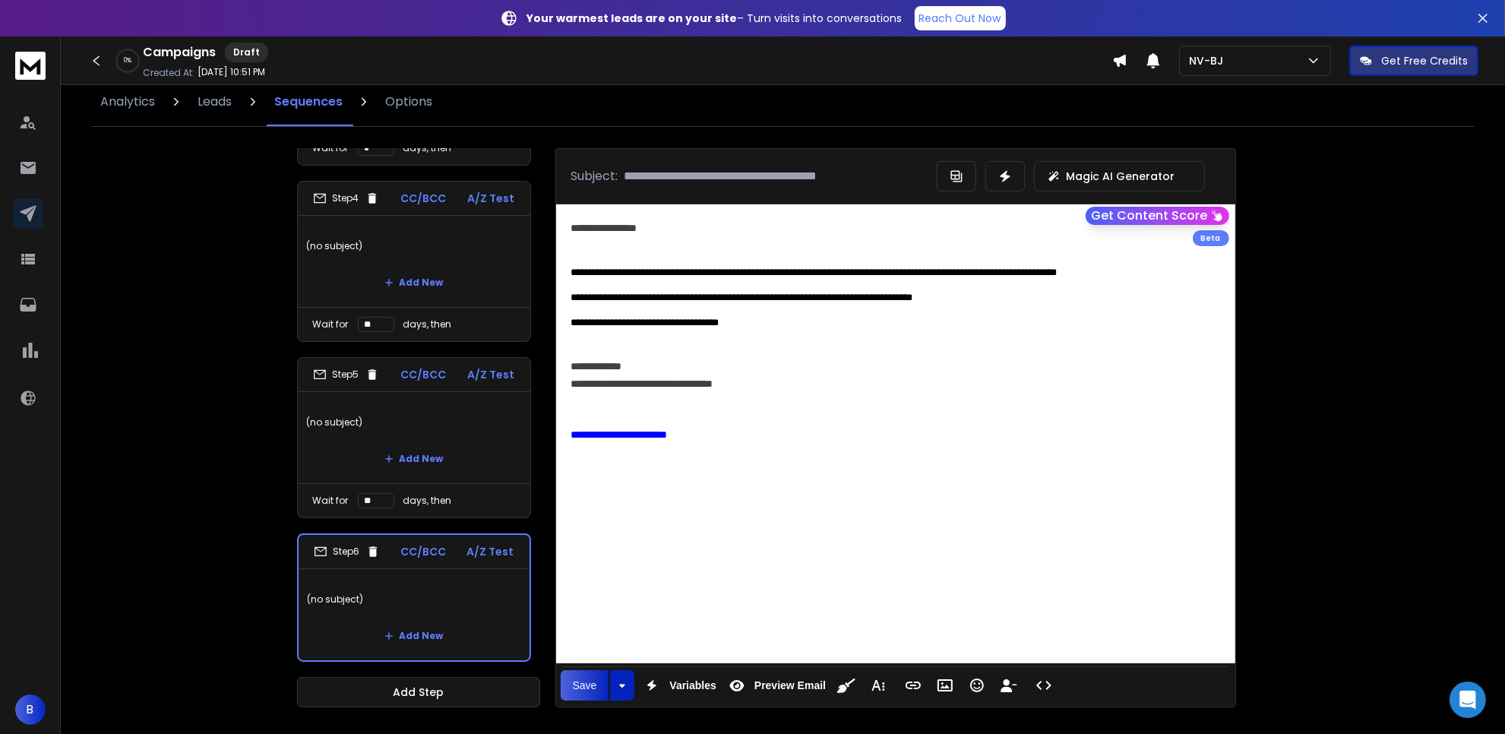
click at [796, 294] on span "**********" at bounding box center [742, 298] width 342 height 10
click at [595, 259] on div "**********" at bounding box center [895, 424] width 679 height 441
click at [572, 249] on div at bounding box center [895, 244] width 649 height 17
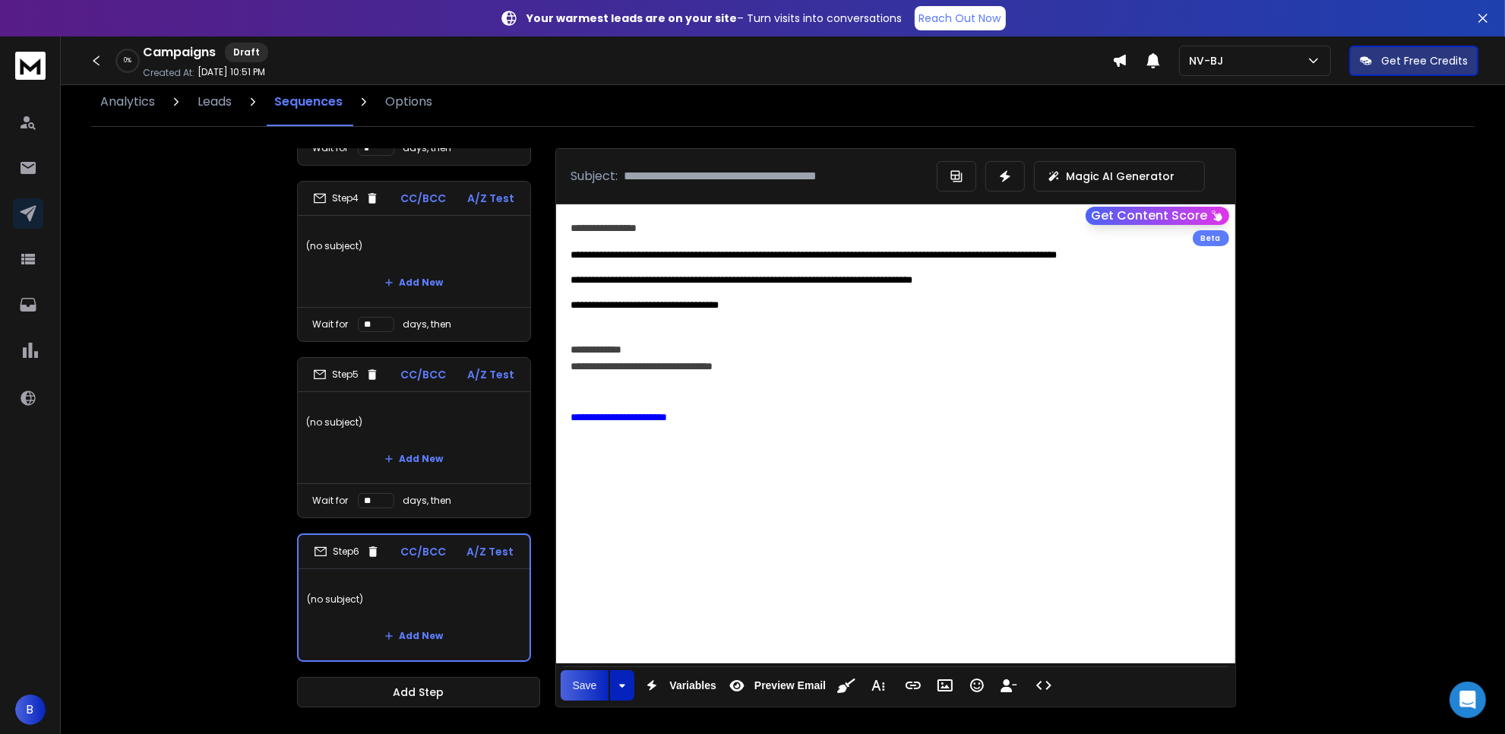
click at [587, 332] on div at bounding box center [895, 332] width 649 height 17
click at [457, 618] on p "(no subject)" at bounding box center [414, 599] width 213 height 43
click at [416, 692] on button "Add Step" at bounding box center [418, 692] width 243 height 30
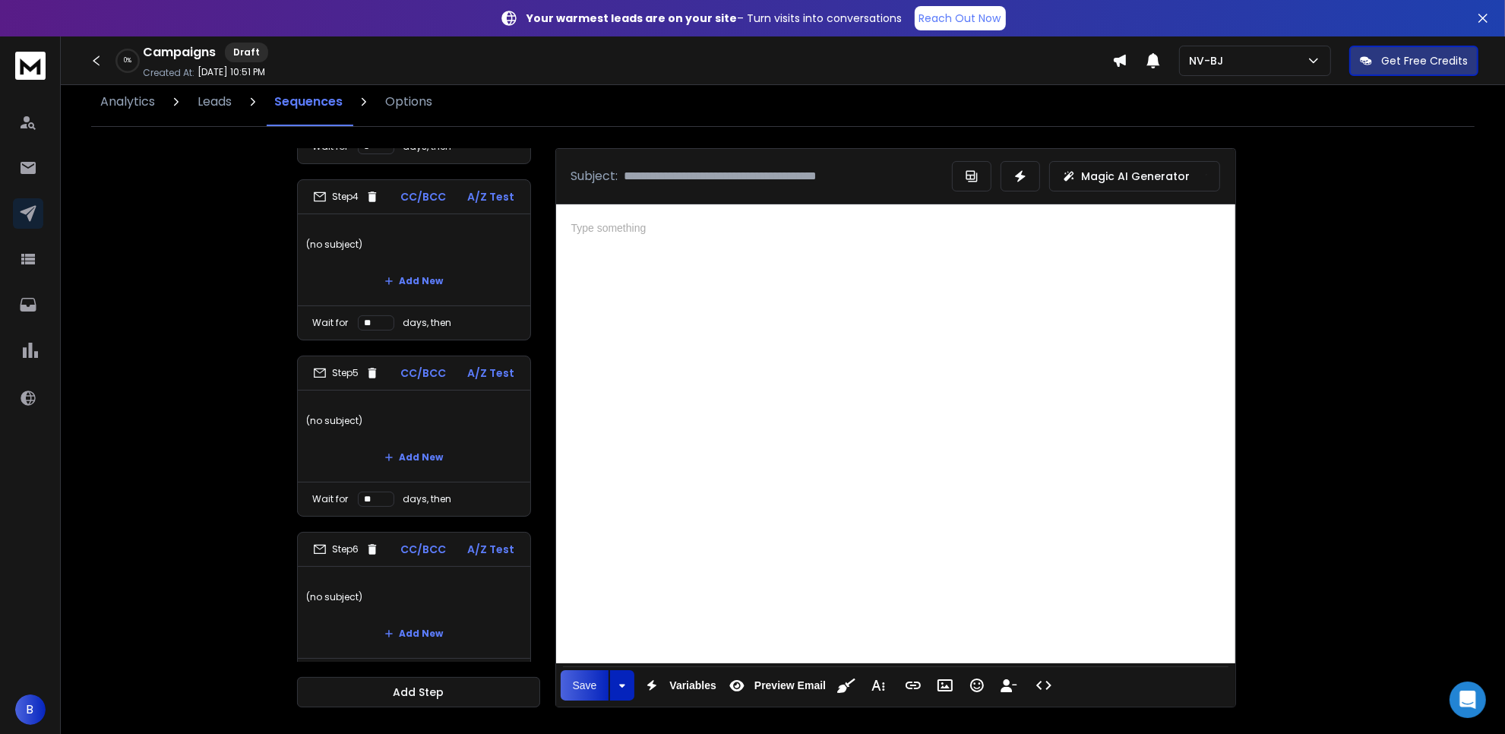
click at [438, 435] on p "(no subject)" at bounding box center [414, 421] width 214 height 43
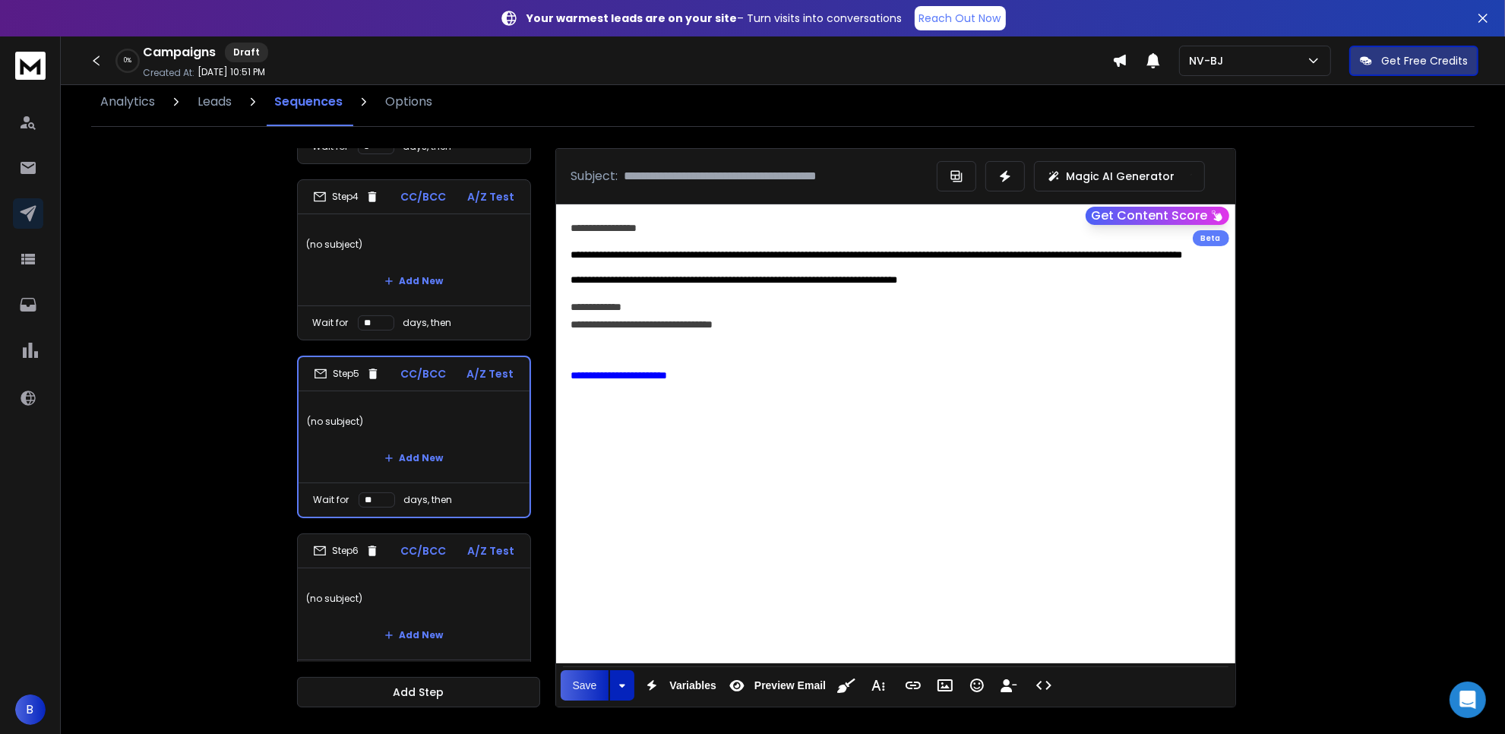
click at [442, 608] on p "(no subject)" at bounding box center [414, 599] width 214 height 43
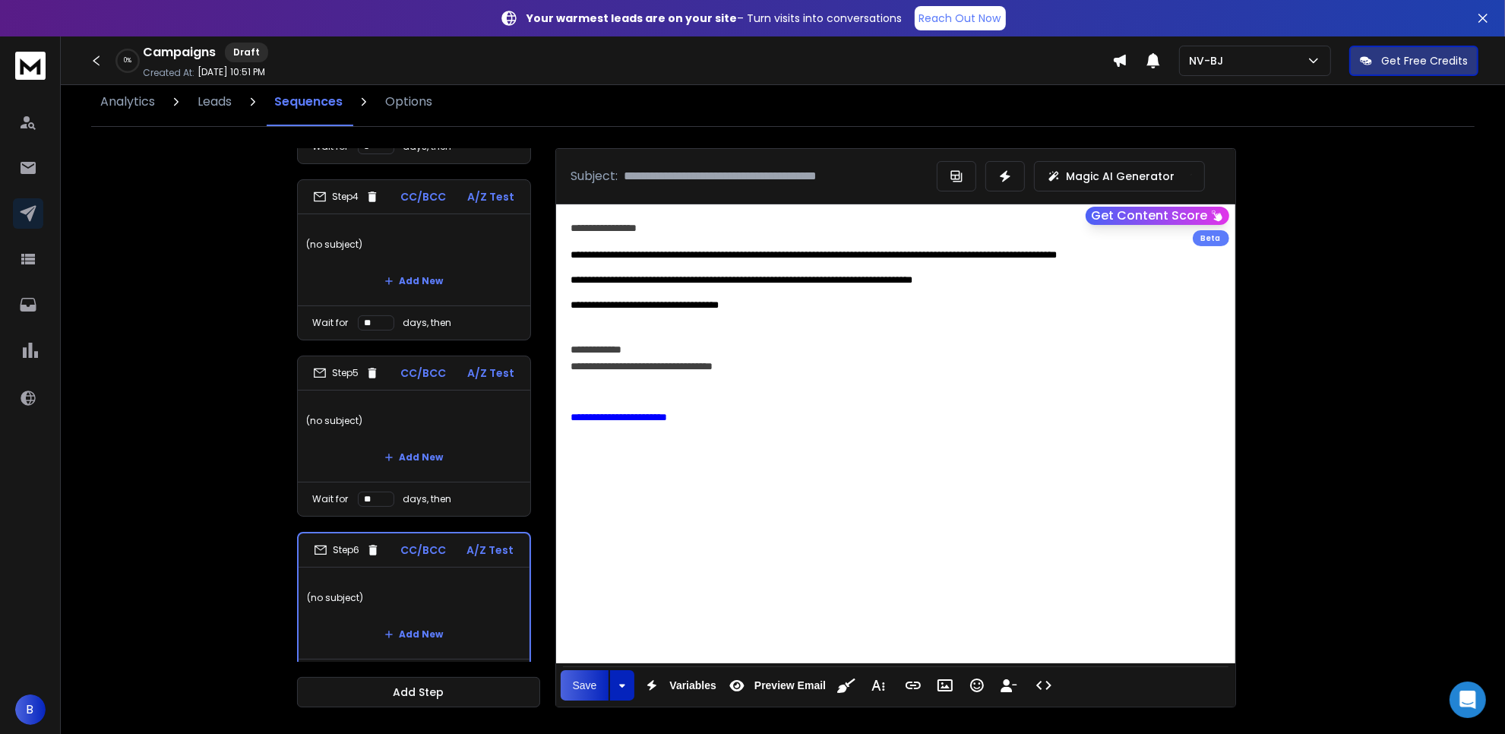
click at [373, 604] on p "(no subject)" at bounding box center [414, 598] width 213 height 43
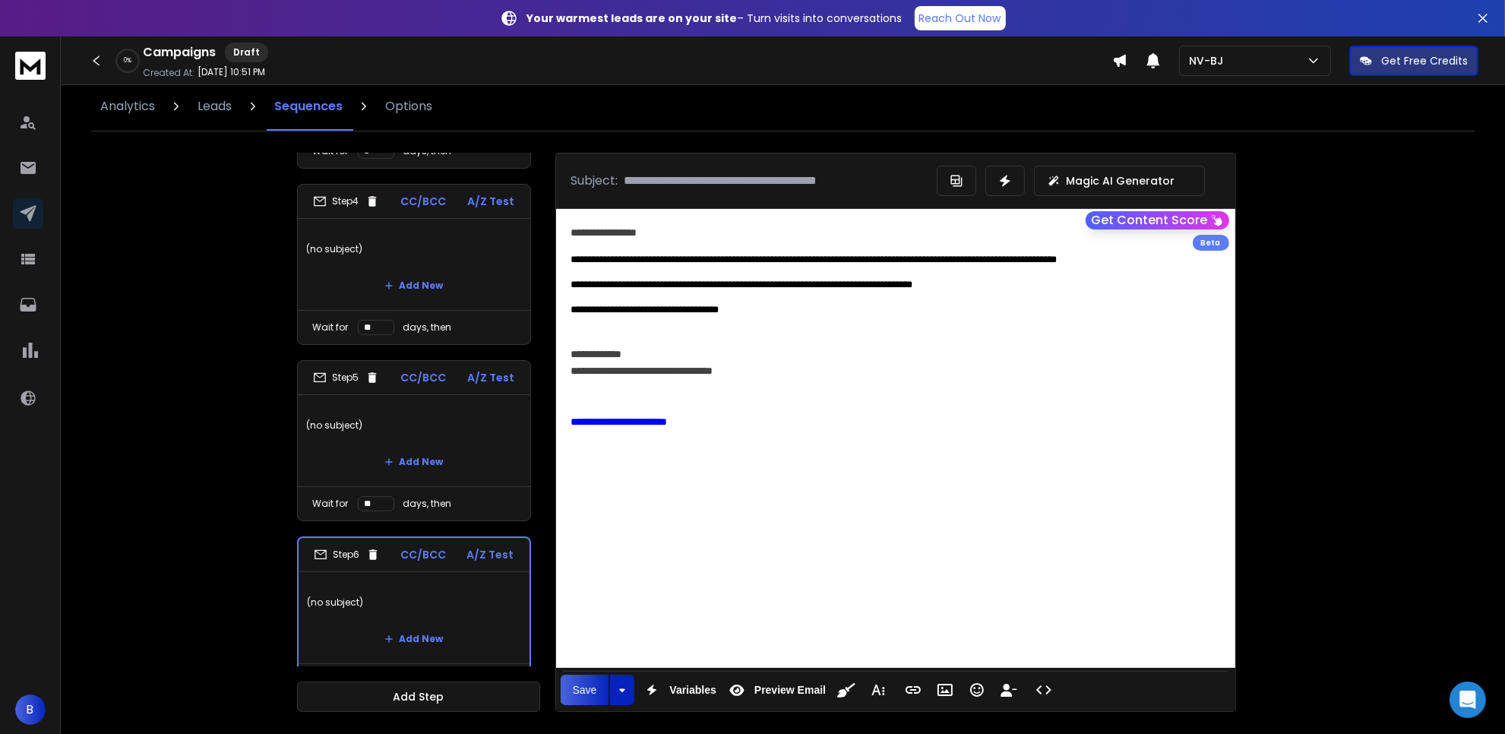
scroll to position [29, 0]
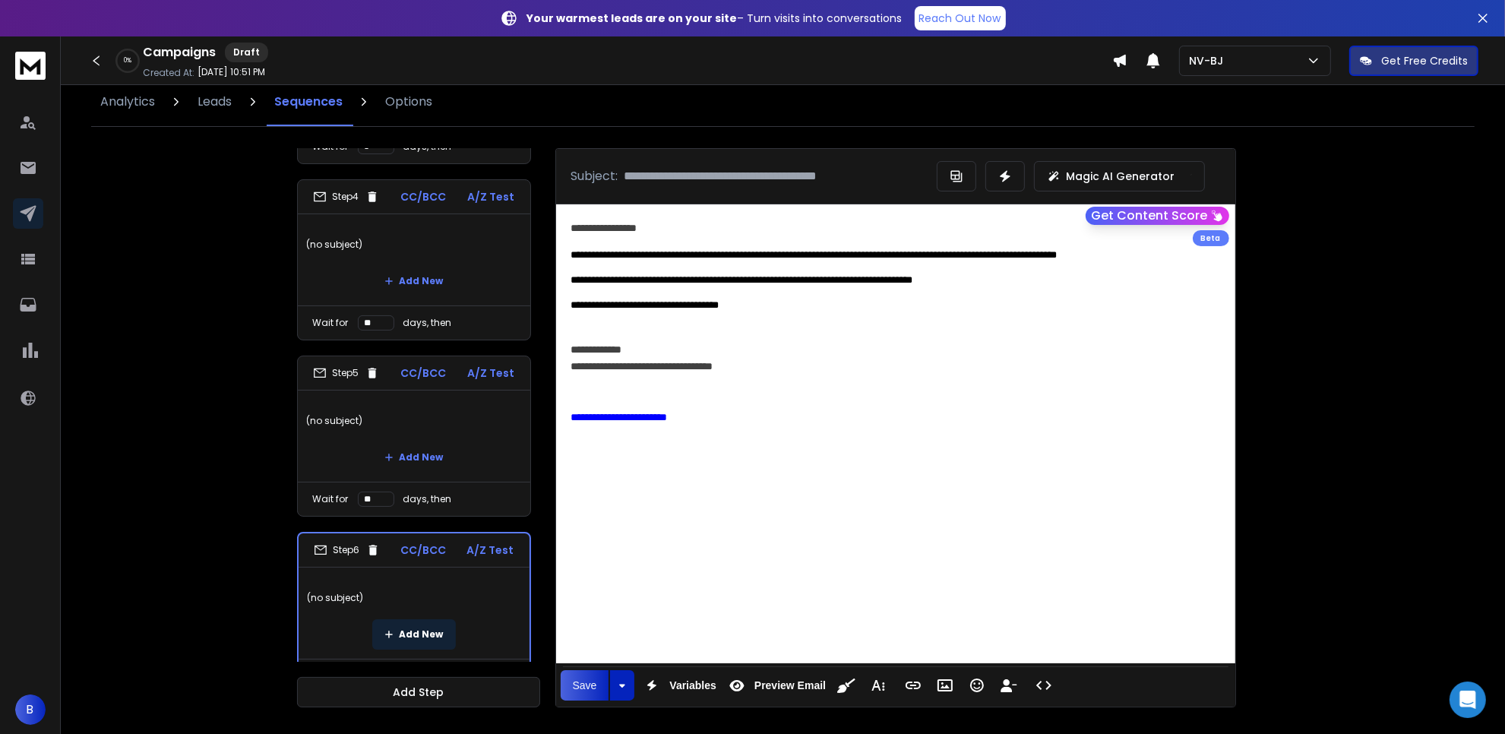
click at [428, 640] on button "Add New" at bounding box center [414, 634] width 84 height 30
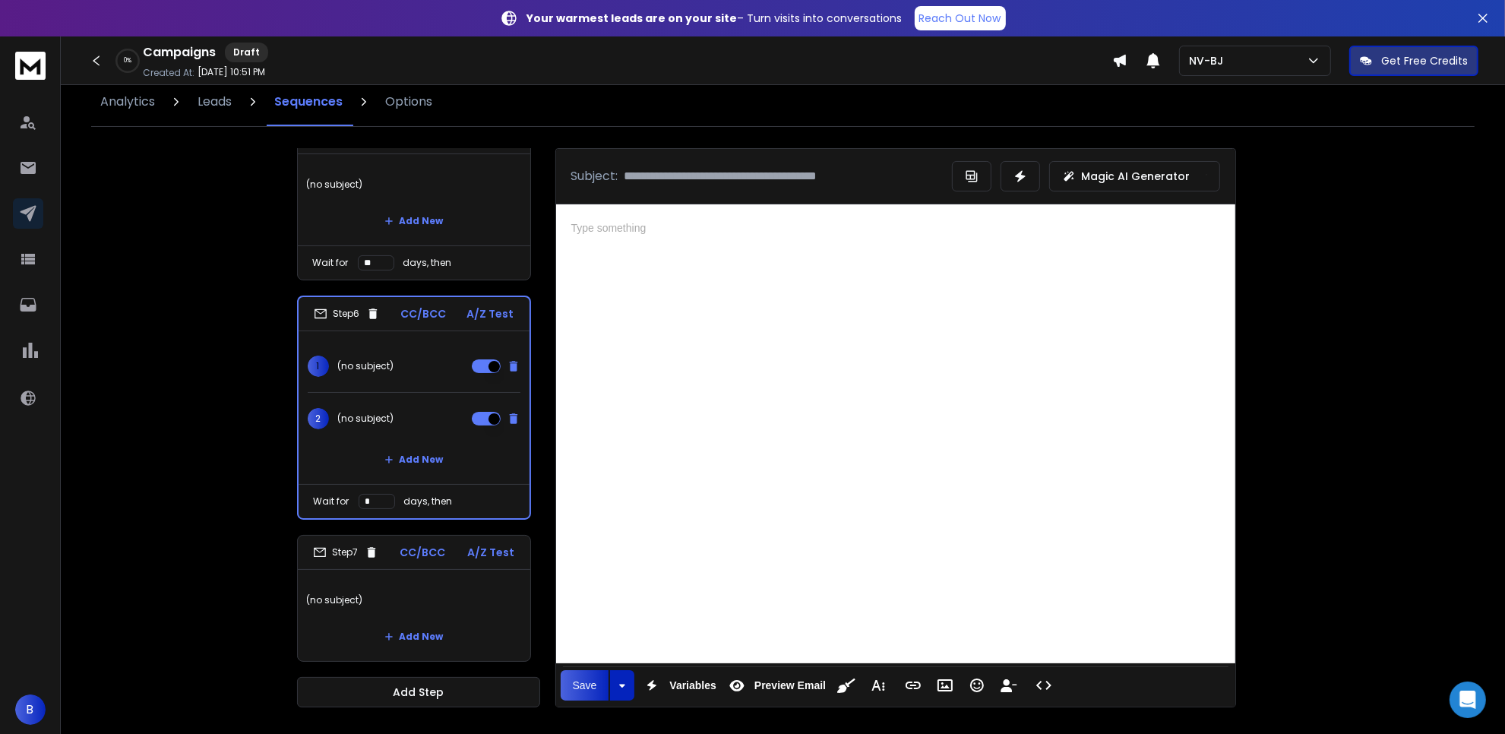
scroll to position [788, 0]
click at [510, 415] on icon at bounding box center [514, 419] width 14 height 14
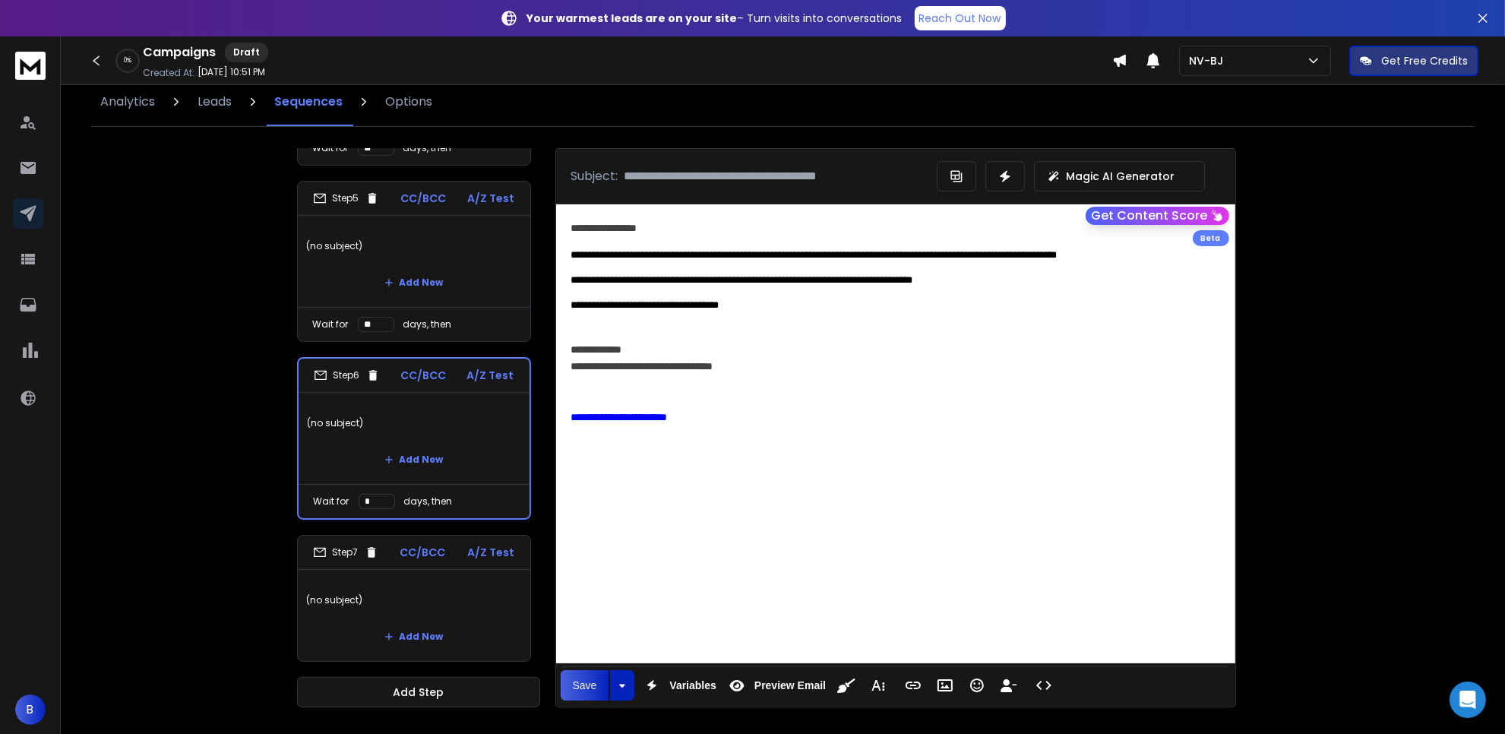
click at [371, 503] on input "*" at bounding box center [377, 501] width 36 height 15
click at [457, 606] on p "(no subject)" at bounding box center [414, 600] width 214 height 43
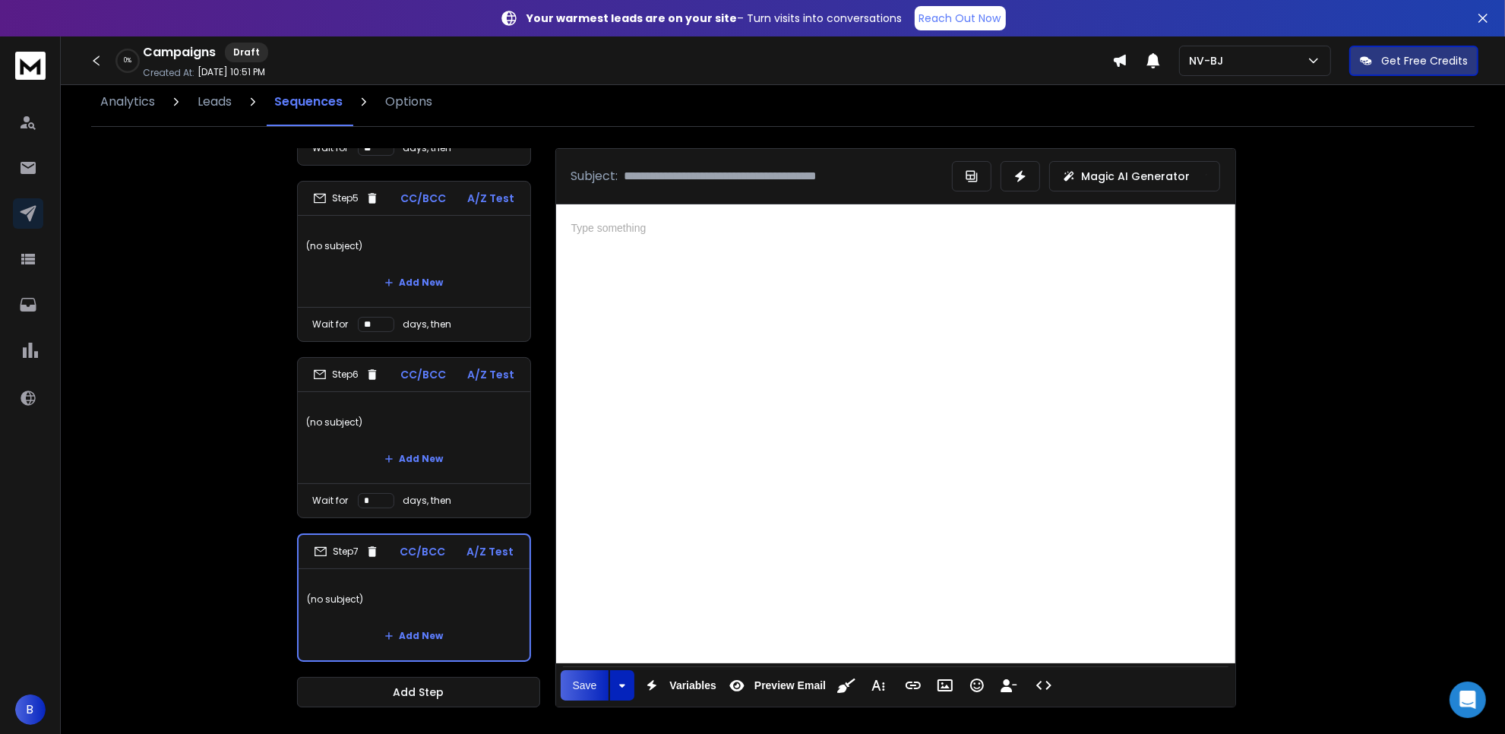
click at [476, 606] on p "(no subject)" at bounding box center [414, 599] width 213 height 43
click at [492, 441] on p "(no subject)" at bounding box center [414, 422] width 214 height 43
type input "*"
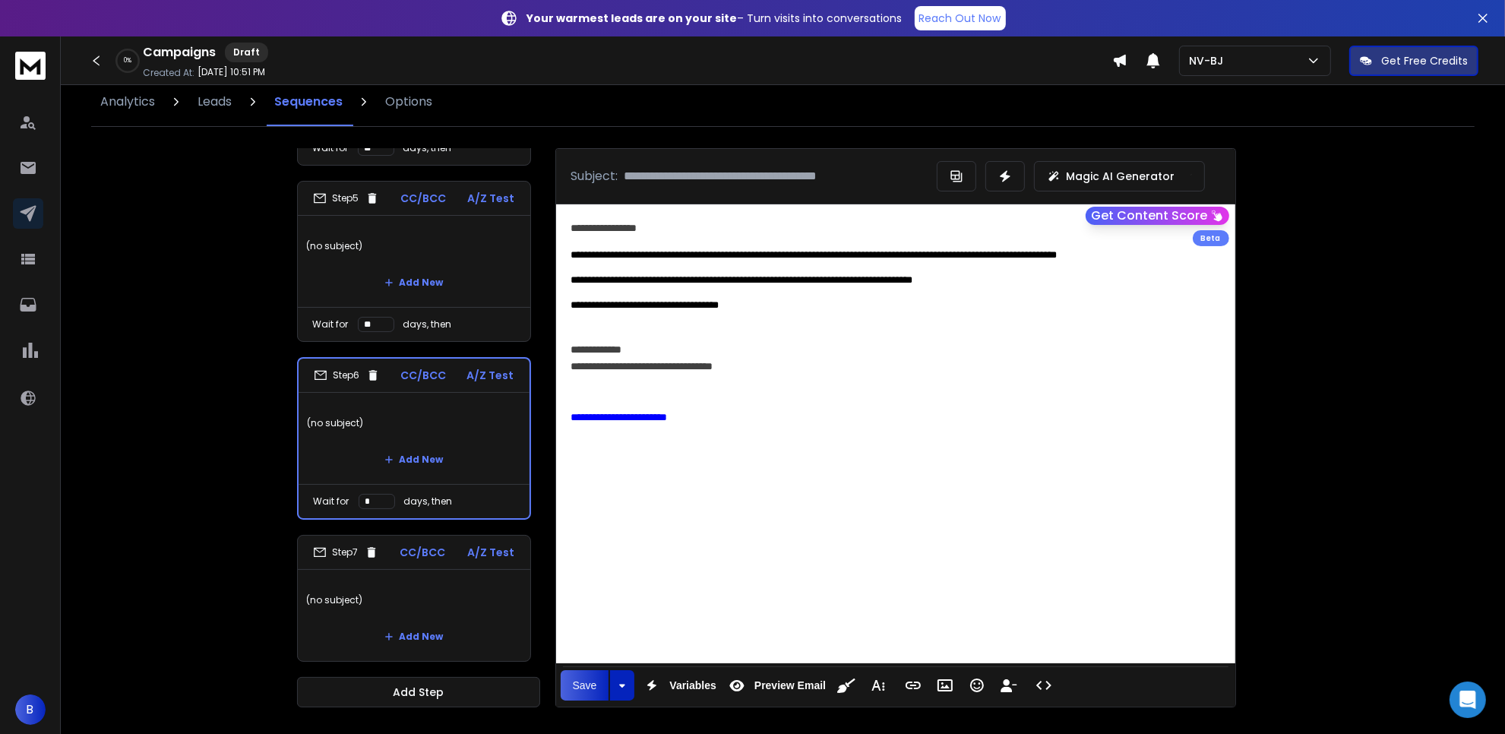
click at [377, 385] on div "Step 6 CC/BCC A/Z Test" at bounding box center [414, 376] width 231 height 34
drag, startPoint x: 435, startPoint y: 430, endPoint x: 427, endPoint y: 434, distance: 9.2
click at [427, 434] on p "(no subject)" at bounding box center [414, 423] width 213 height 43
click at [377, 377] on icon at bounding box center [373, 375] width 8 height 11
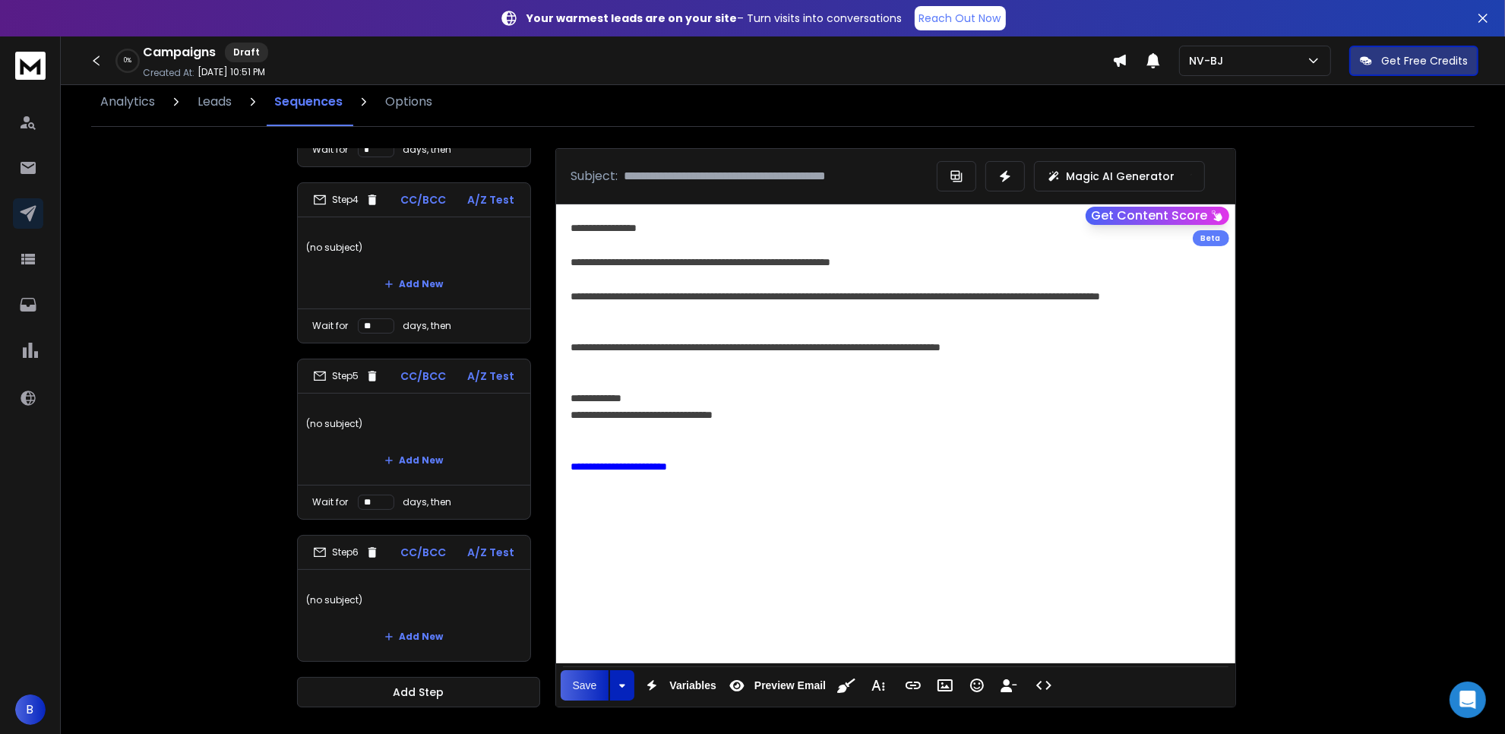
click at [429, 595] on p "(no subject)" at bounding box center [414, 600] width 214 height 43
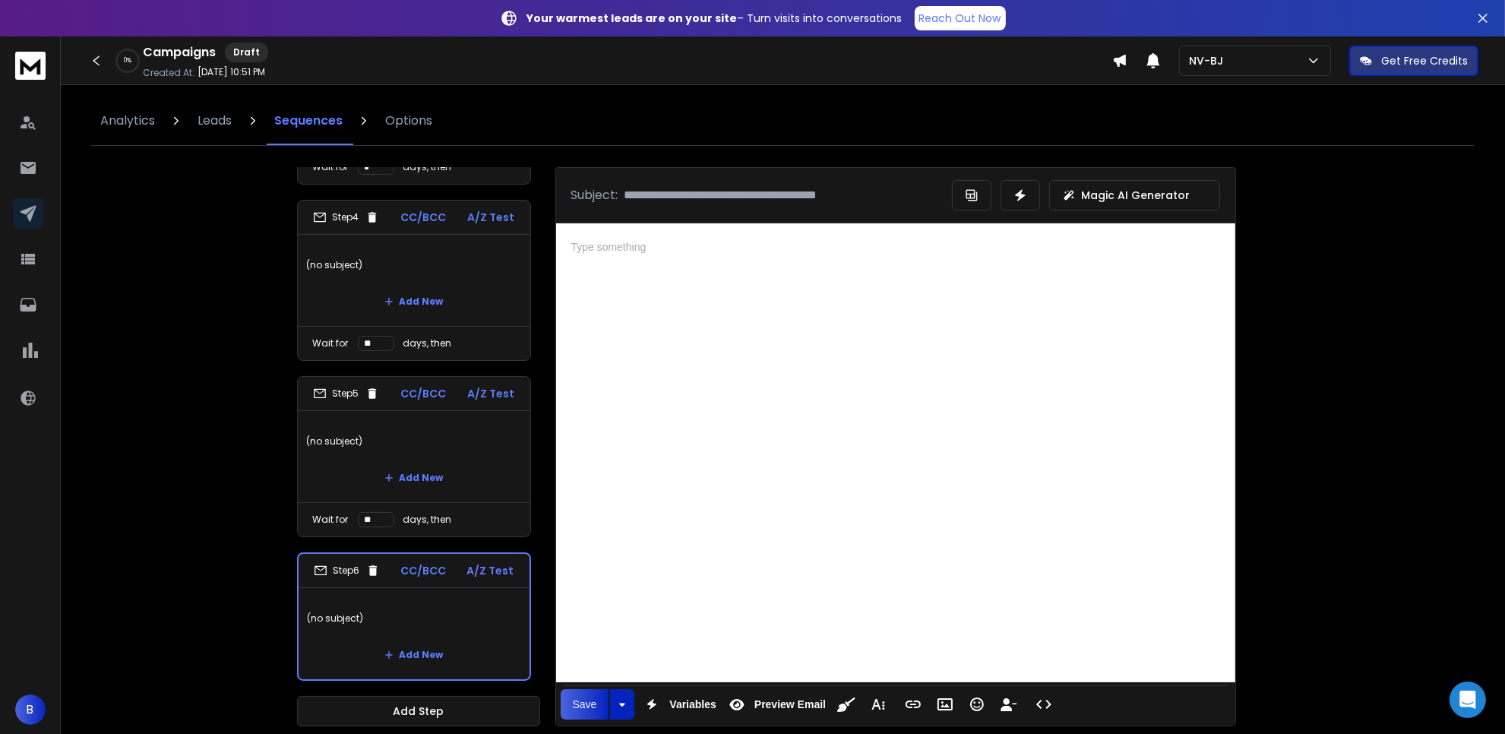
scroll to position [0, 0]
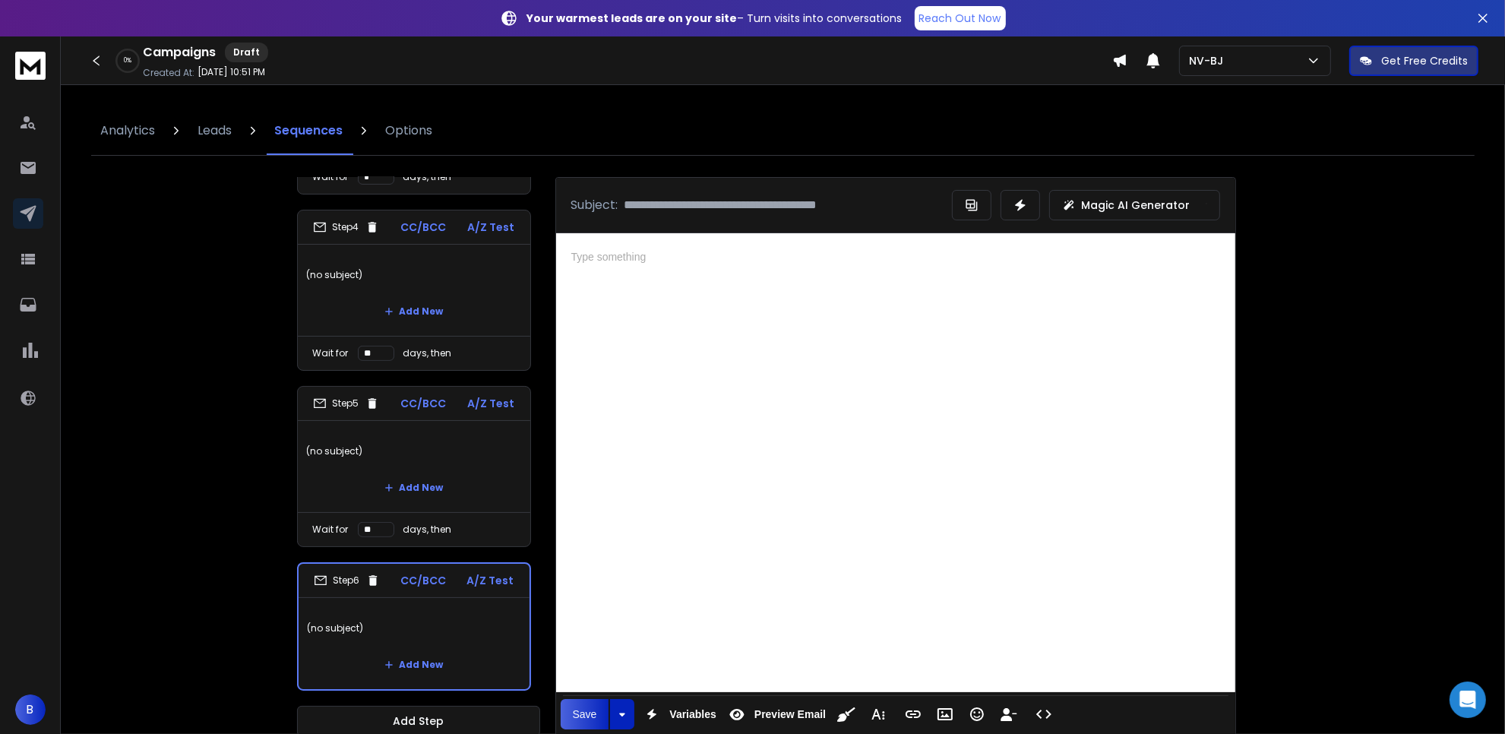
click at [473, 473] on div "Add New" at bounding box center [414, 488] width 214 height 30
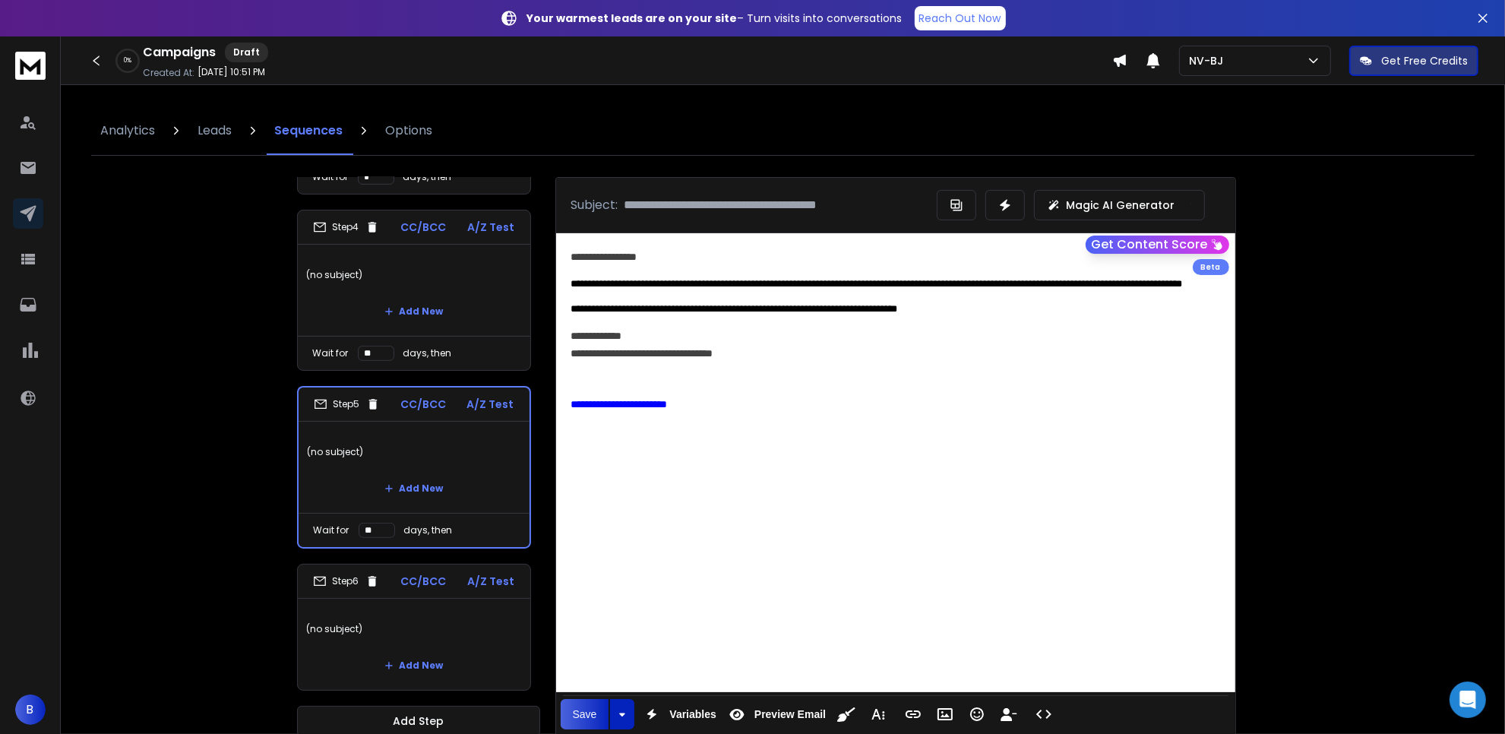
click at [457, 635] on p "(no subject)" at bounding box center [414, 629] width 214 height 43
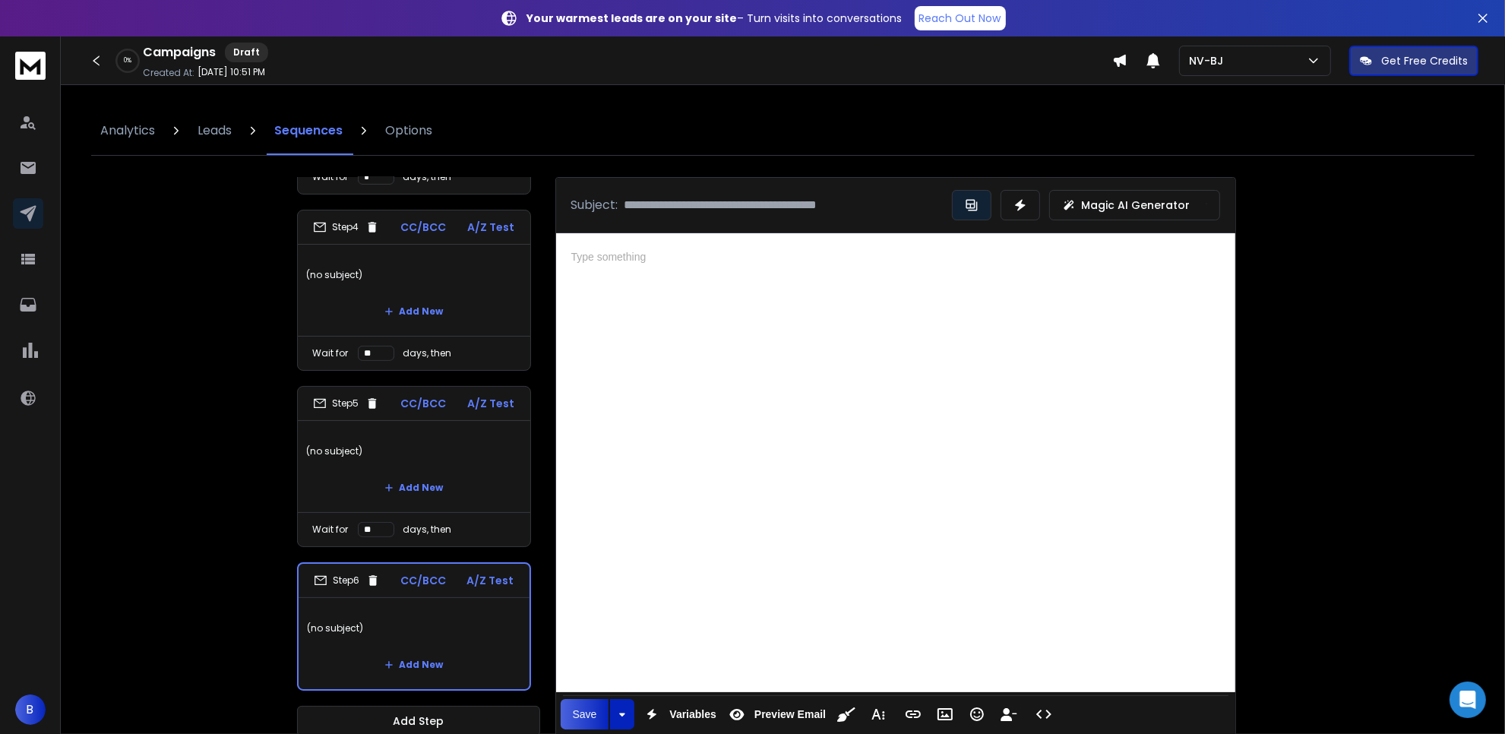
click at [975, 204] on icon at bounding box center [972, 206] width 9 height 9
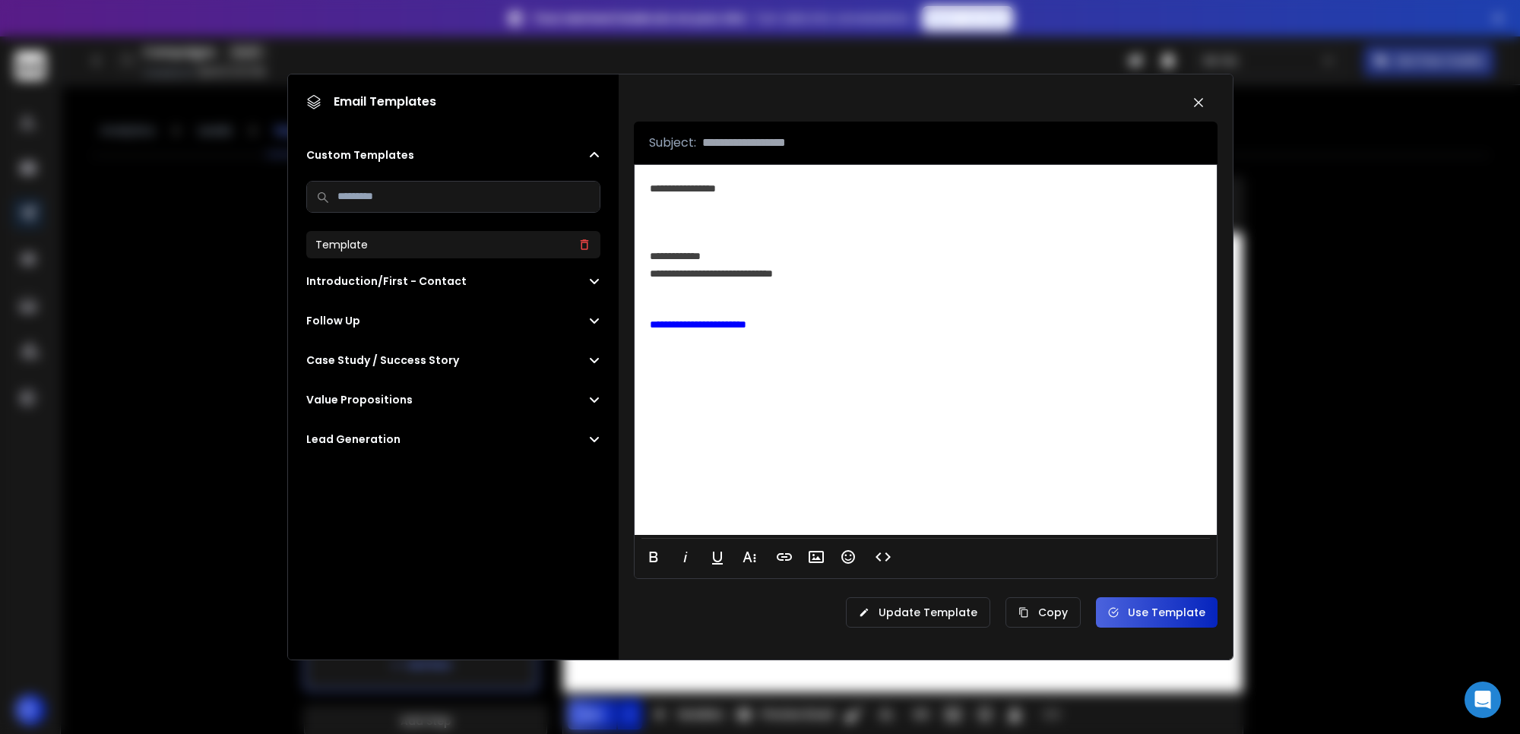
click at [1160, 613] on button "Use Template" at bounding box center [1157, 612] width 122 height 30
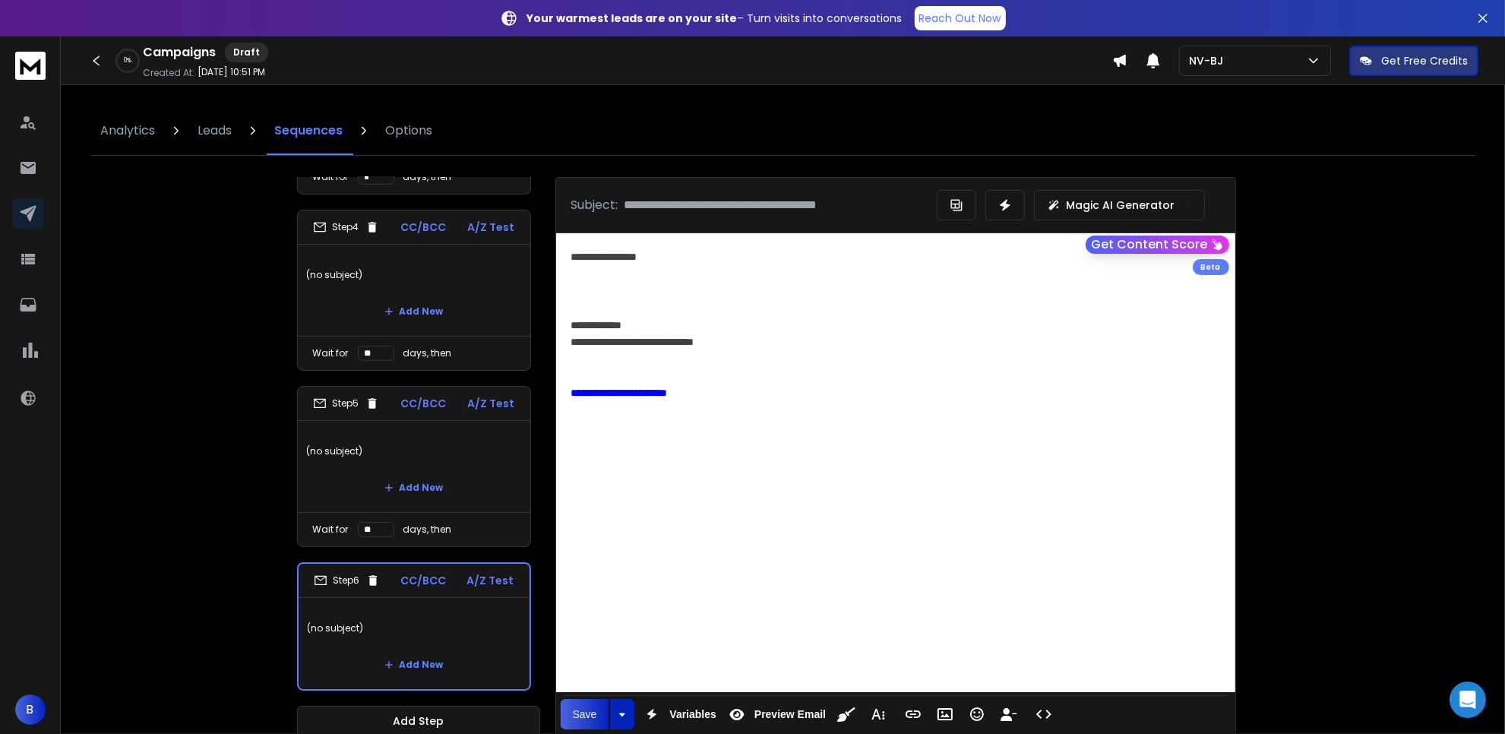
click at [608, 285] on div at bounding box center [895, 291] width 649 height 17
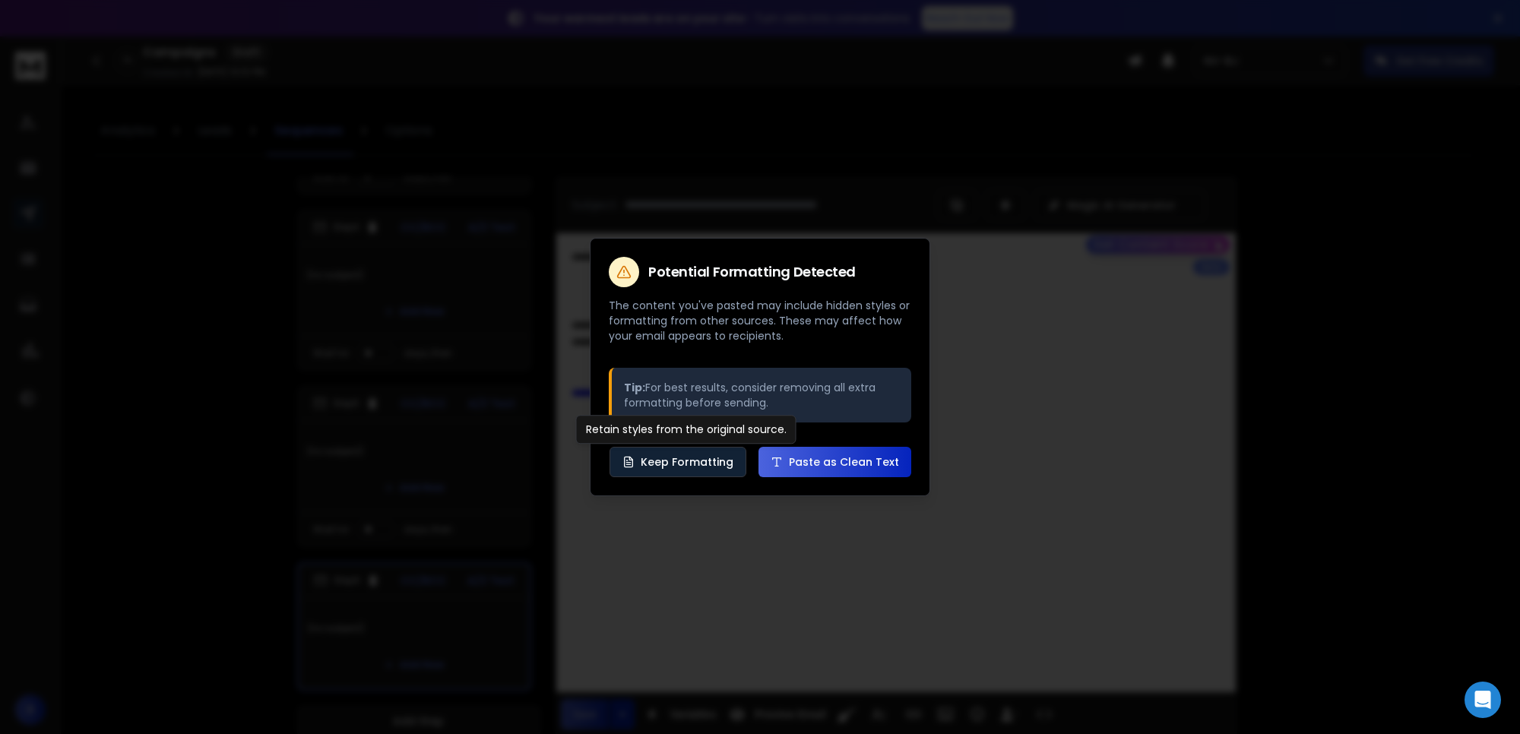
click at [723, 461] on button "Keep Formatting" at bounding box center [677, 462] width 137 height 30
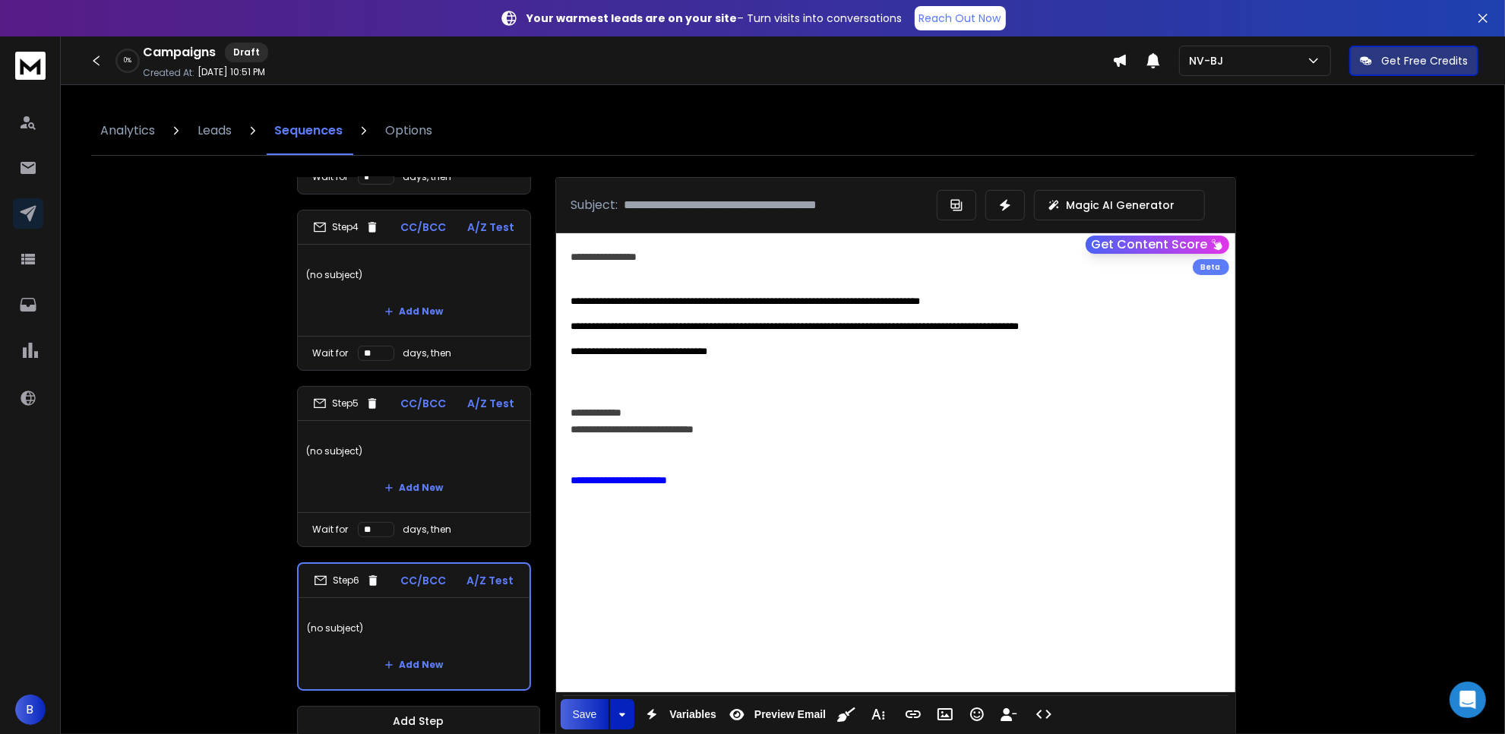
drag, startPoint x: 840, startPoint y: 327, endPoint x: 865, endPoint y: 324, distance: 25.2
click at [840, 325] on span "**********" at bounding box center [795, 326] width 448 height 10
click at [1008, 321] on span "**********" at bounding box center [795, 326] width 448 height 10
click at [602, 381] on div at bounding box center [895, 378] width 649 height 17
click at [581, 283] on div "**********" at bounding box center [895, 453] width 679 height 441
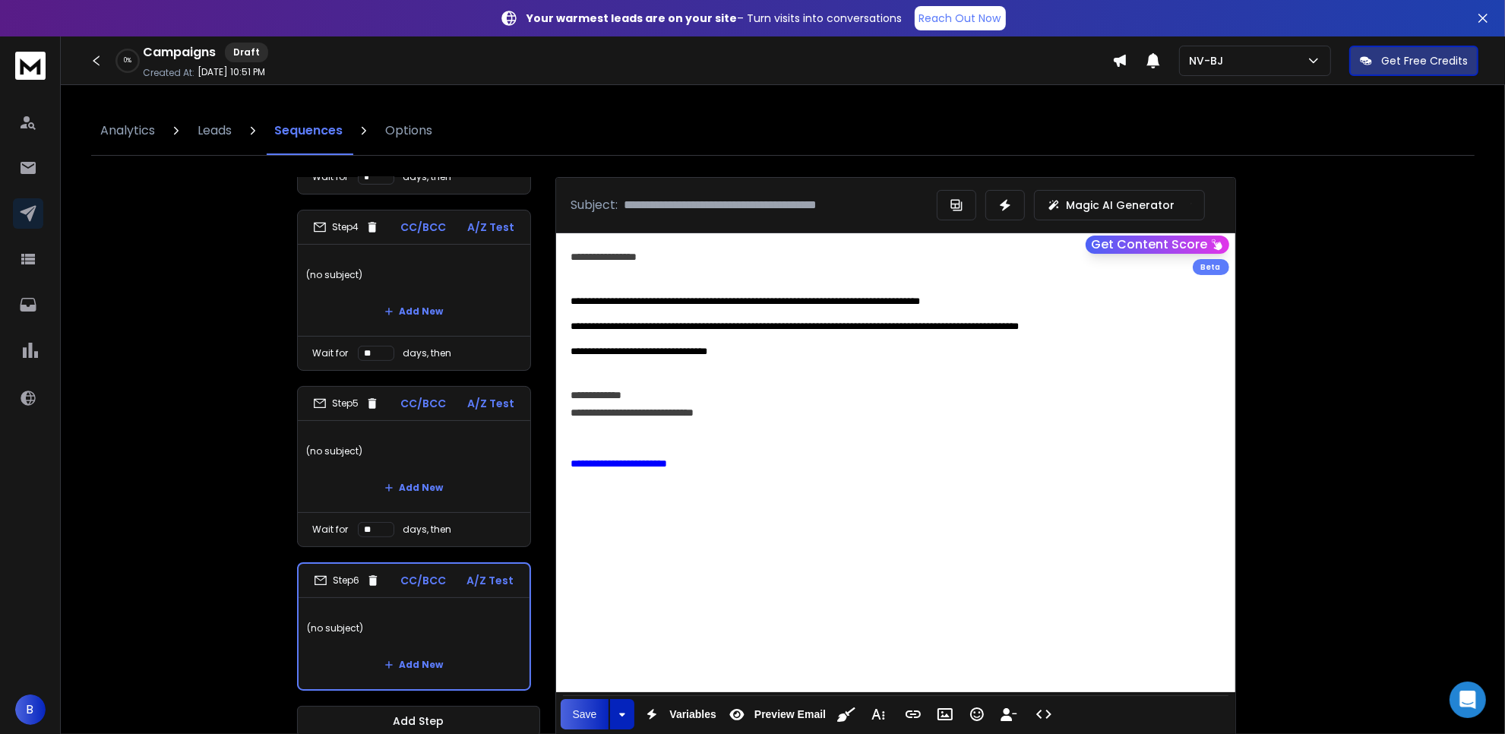
click at [571, 277] on div at bounding box center [895, 273] width 649 height 17
click at [574, 285] on div "**********" at bounding box center [895, 453] width 679 height 441
click at [567, 285] on div "**********" at bounding box center [895, 453] width 679 height 441
click at [571, 281] on div at bounding box center [895, 273] width 649 height 17
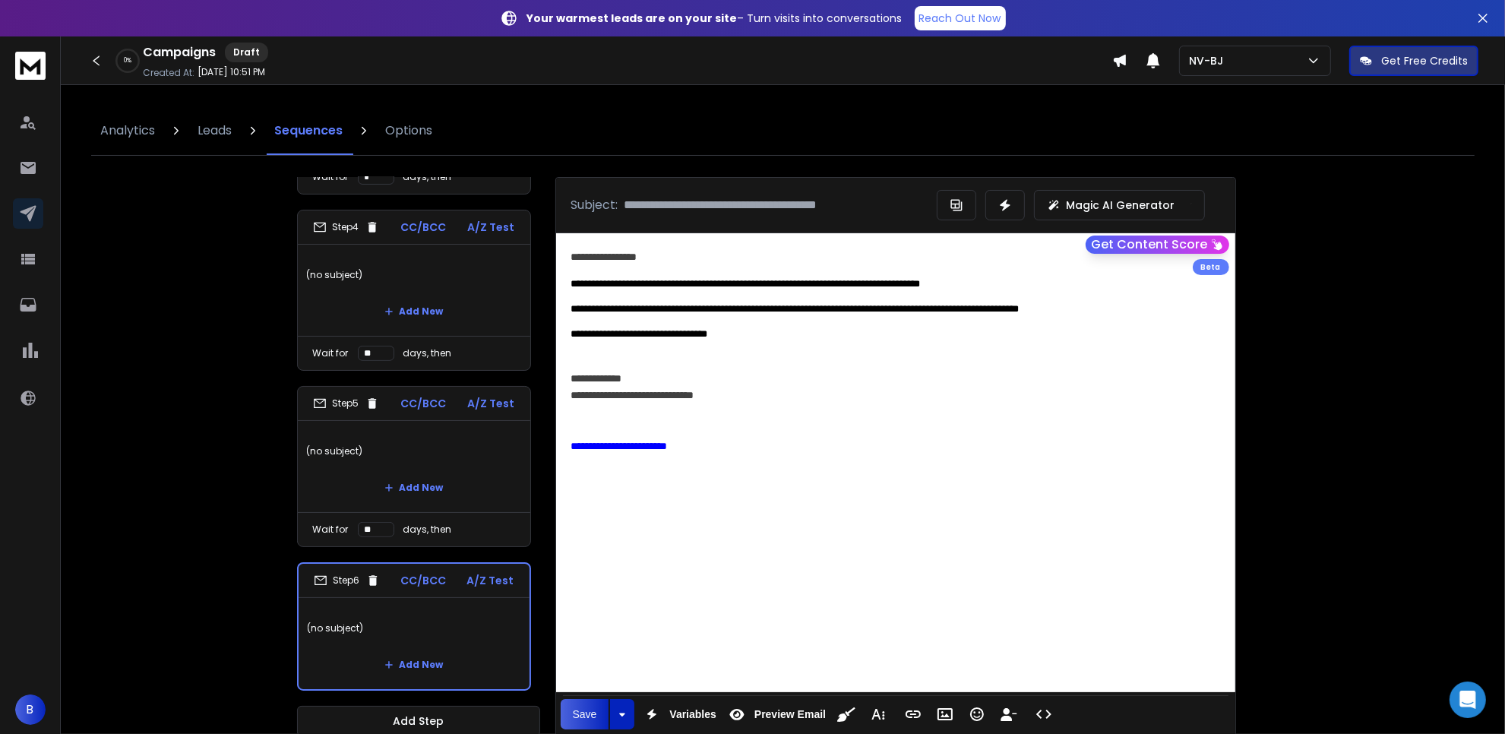
click at [711, 388] on div "**********" at bounding box center [895, 395] width 648 height 17
drag, startPoint x: 723, startPoint y: 392, endPoint x: 676, endPoint y: 392, distance: 47.1
click at [676, 392] on div "**********" at bounding box center [895, 395] width 648 height 17
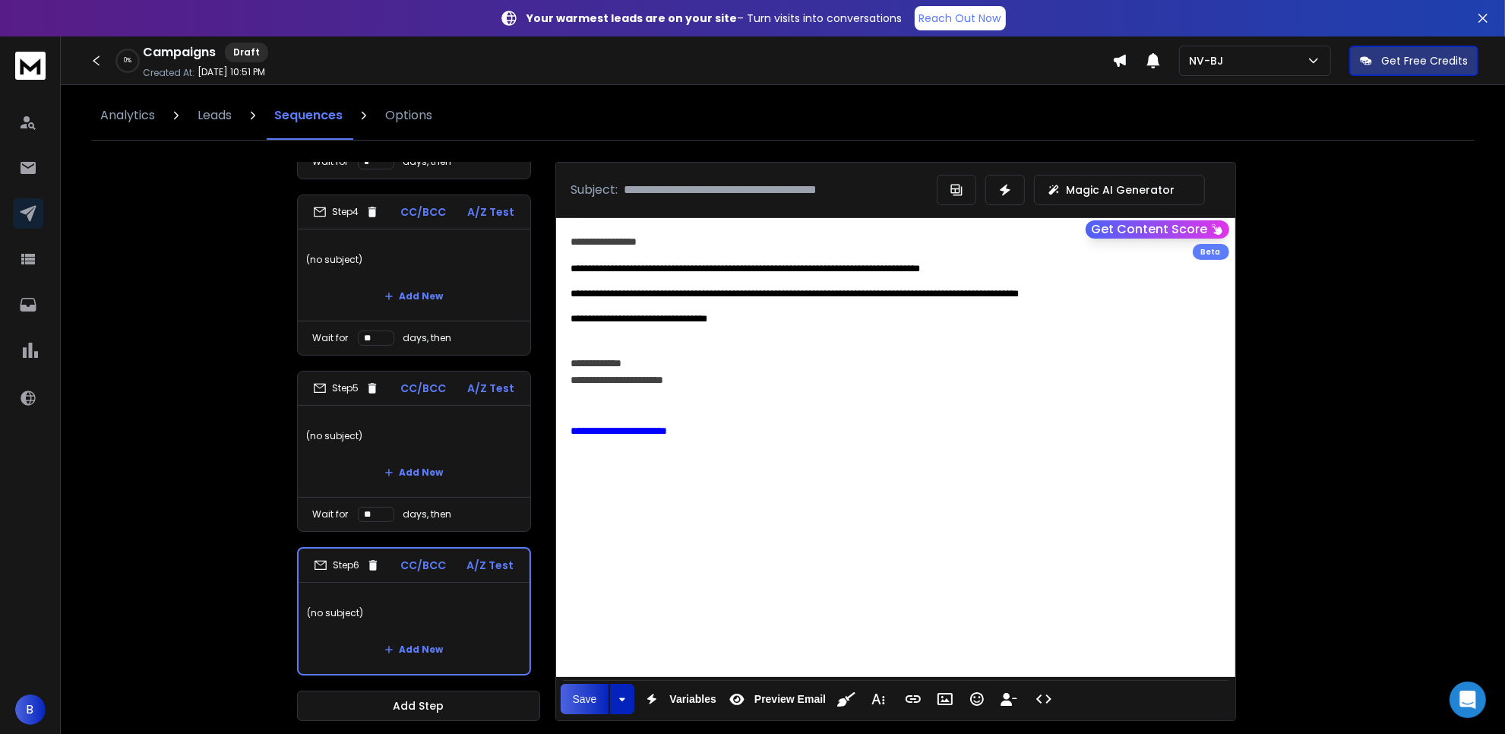
scroll to position [29, 0]
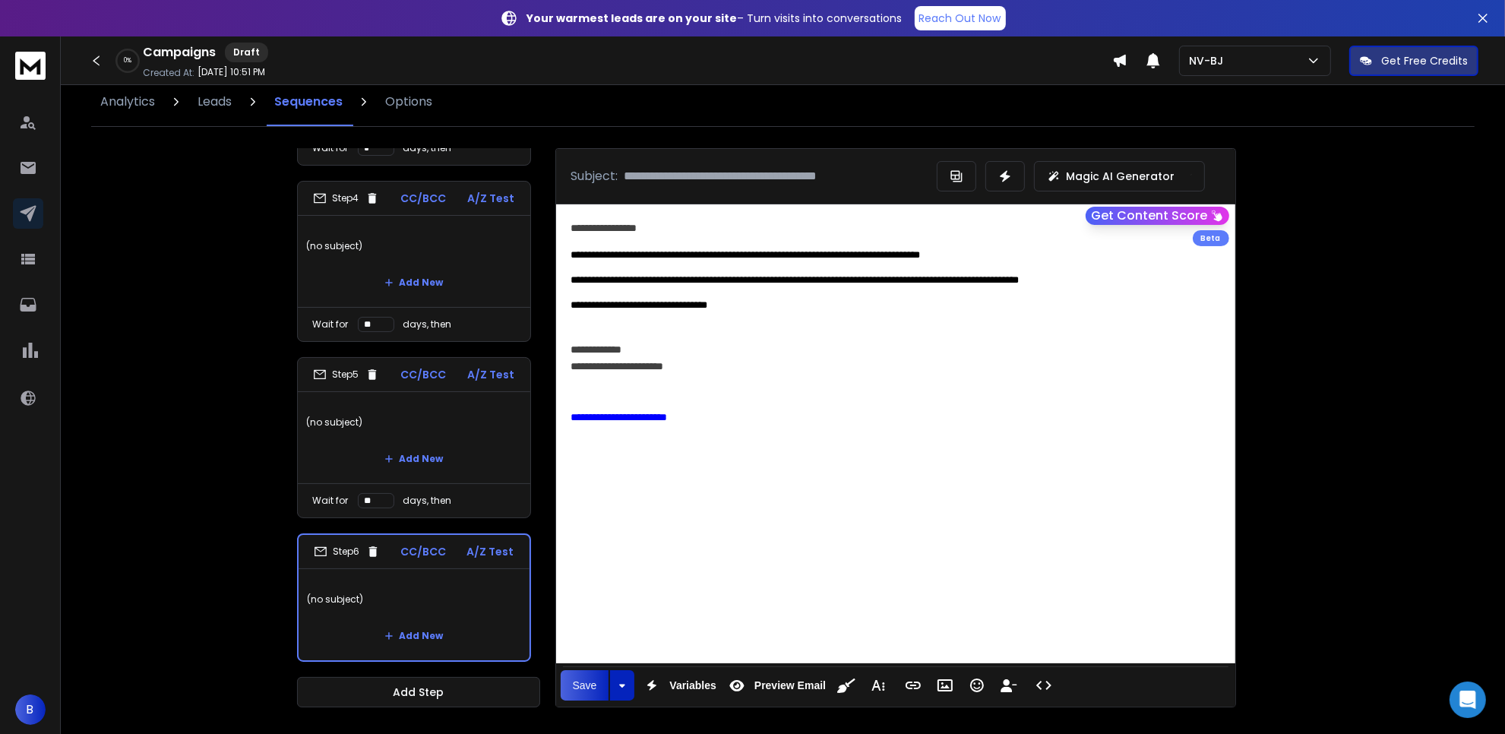
click at [443, 586] on p "(no subject)" at bounding box center [414, 599] width 213 height 43
drag, startPoint x: 438, startPoint y: 415, endPoint x: 457, endPoint y: 419, distance: 18.6
click at [441, 414] on p "(no subject)" at bounding box center [414, 422] width 214 height 43
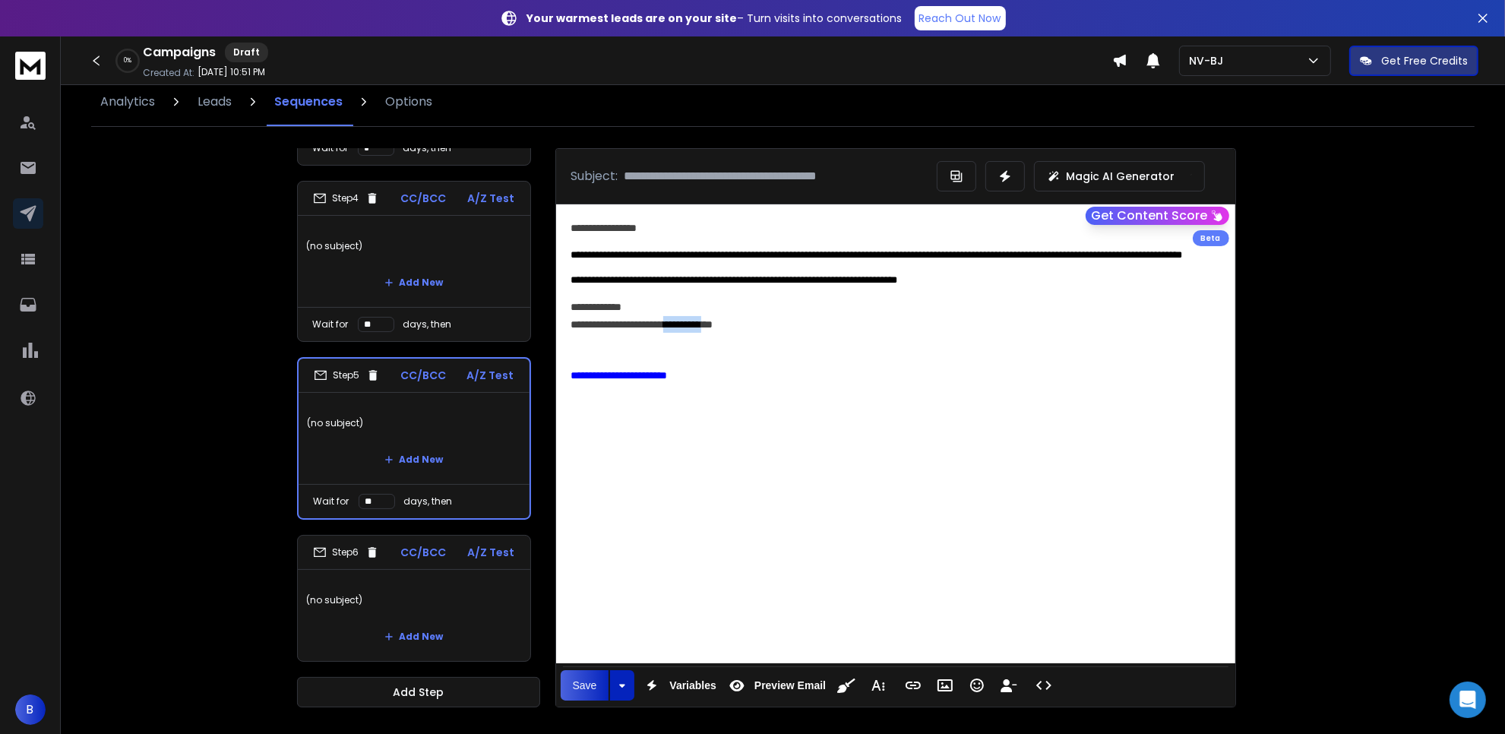
drag, startPoint x: 679, startPoint y: 333, endPoint x: 697, endPoint y: 346, distance: 22.3
click at [732, 333] on div "**********" at bounding box center [895, 324] width 648 height 17
click at [685, 333] on div "**********" at bounding box center [895, 324] width 648 height 17
drag, startPoint x: 675, startPoint y: 340, endPoint x: 726, endPoint y: 337, distance: 51.0
click at [727, 333] on div "**********" at bounding box center [895, 324] width 648 height 17
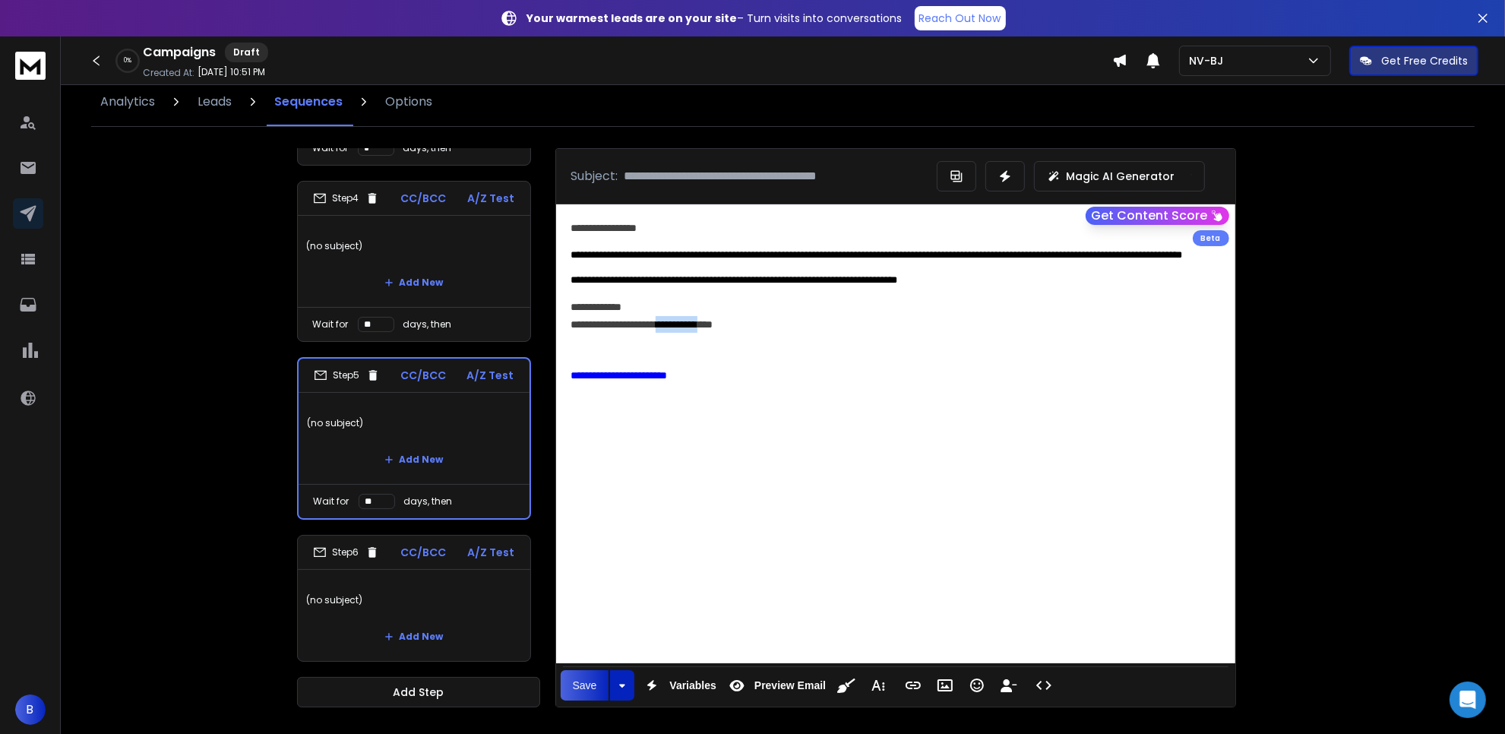
click at [676, 333] on div "**********" at bounding box center [895, 324] width 648 height 17
drag, startPoint x: 676, startPoint y: 335, endPoint x: 757, endPoint y: 339, distance: 80.6
click at [757, 333] on div "**********" at bounding box center [895, 324] width 648 height 17
copy div "**********"
drag, startPoint x: 442, startPoint y: 617, endPoint x: 454, endPoint y: 612, distance: 13.0
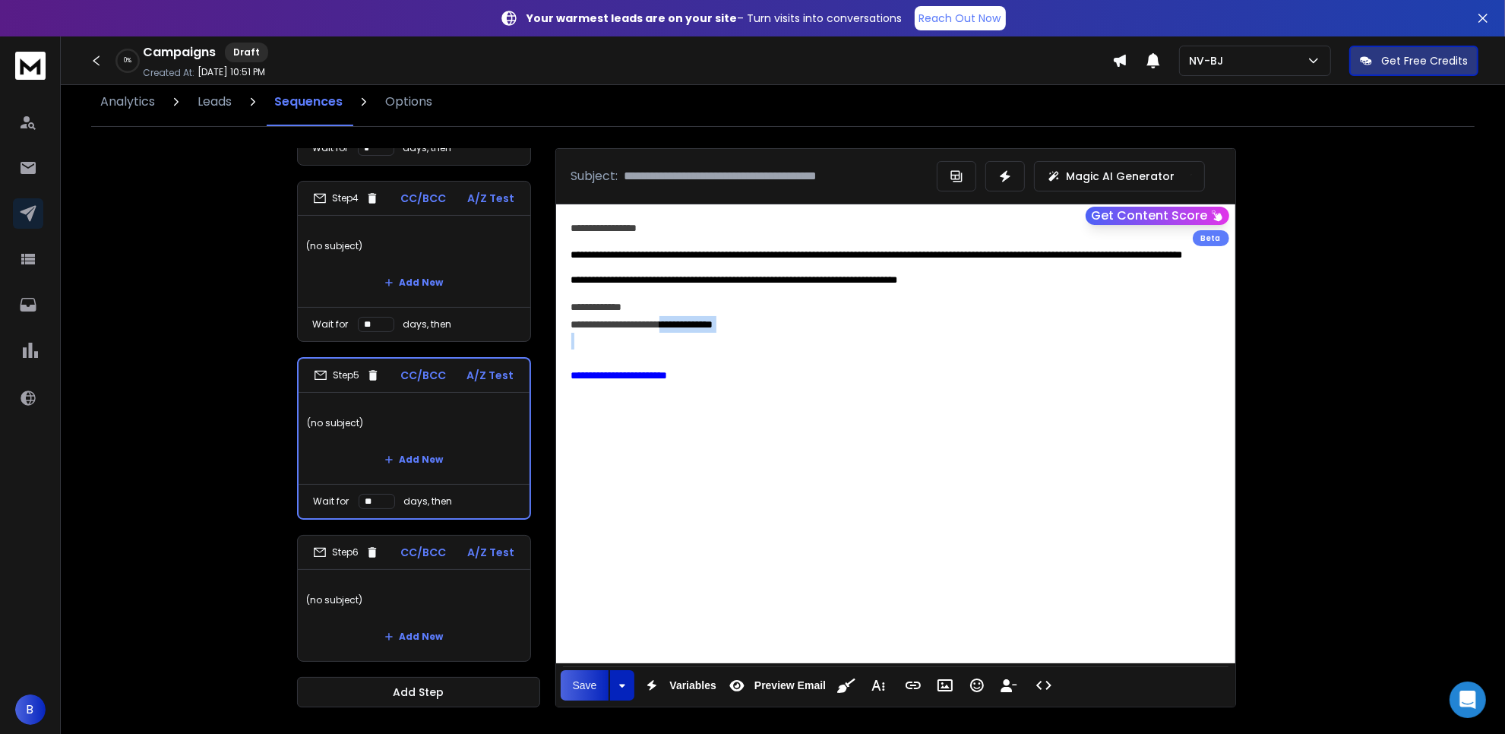
click at [443, 617] on p "(no subject)" at bounding box center [414, 600] width 214 height 43
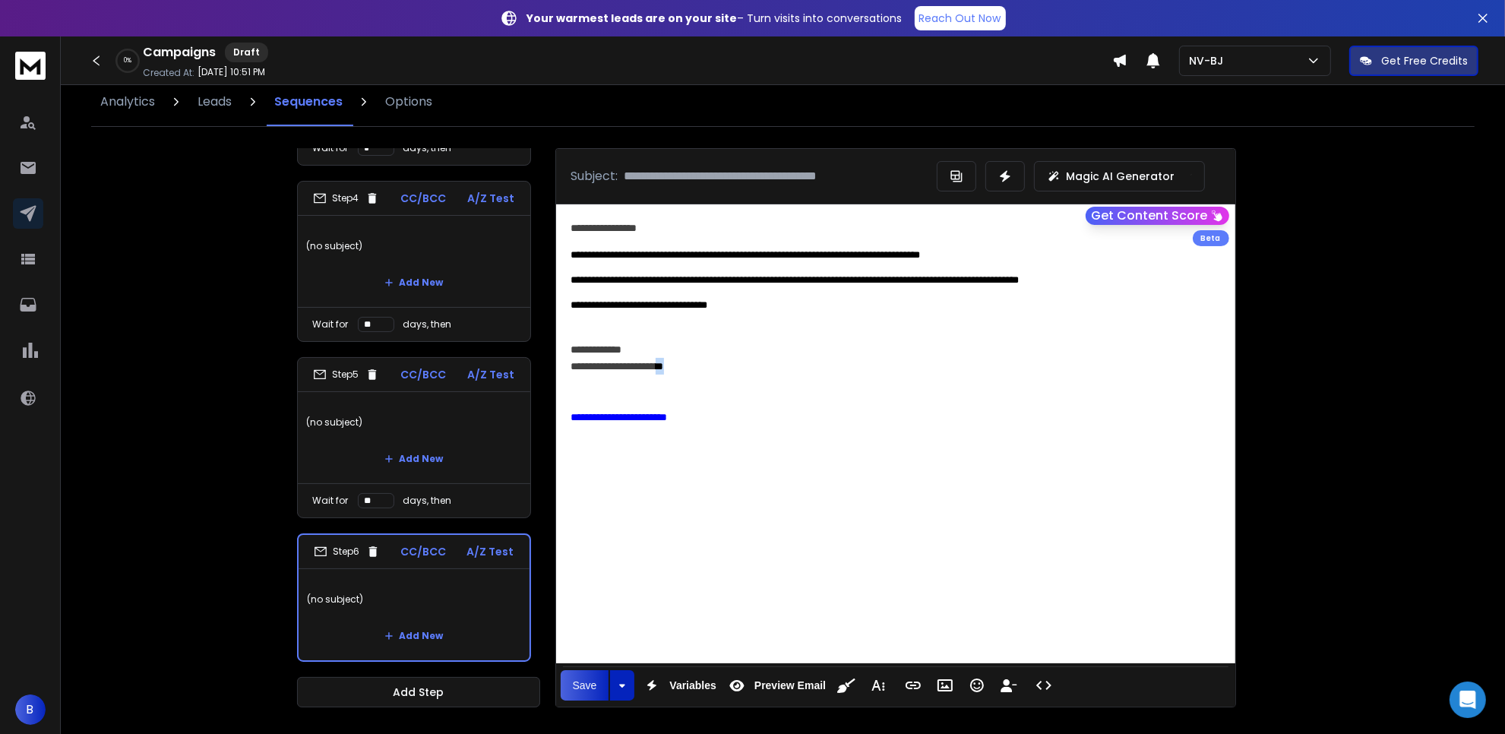
click at [675, 366] on div "**********" at bounding box center [895, 366] width 648 height 17
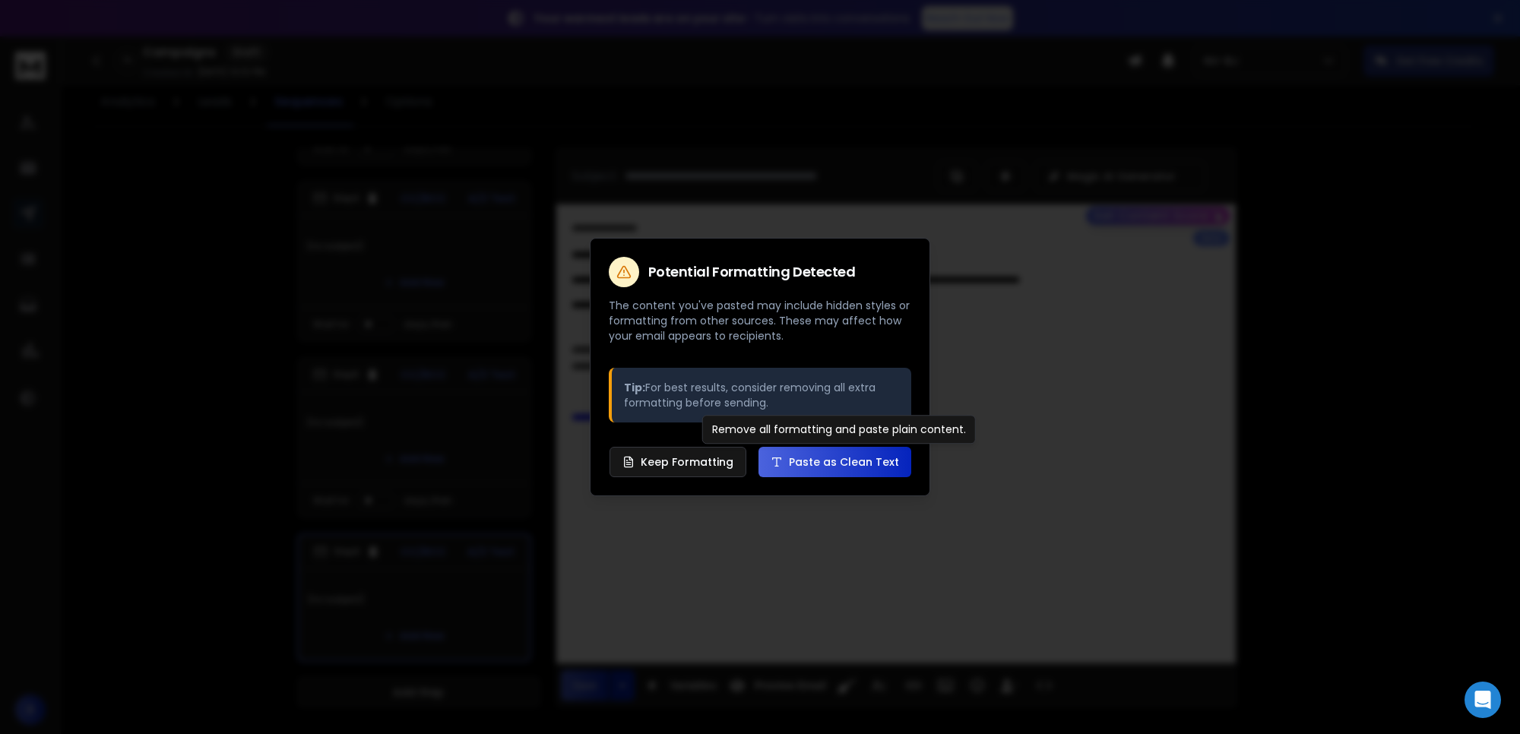
click at [809, 456] on button "Paste as Clean Text" at bounding box center [834, 462] width 153 height 30
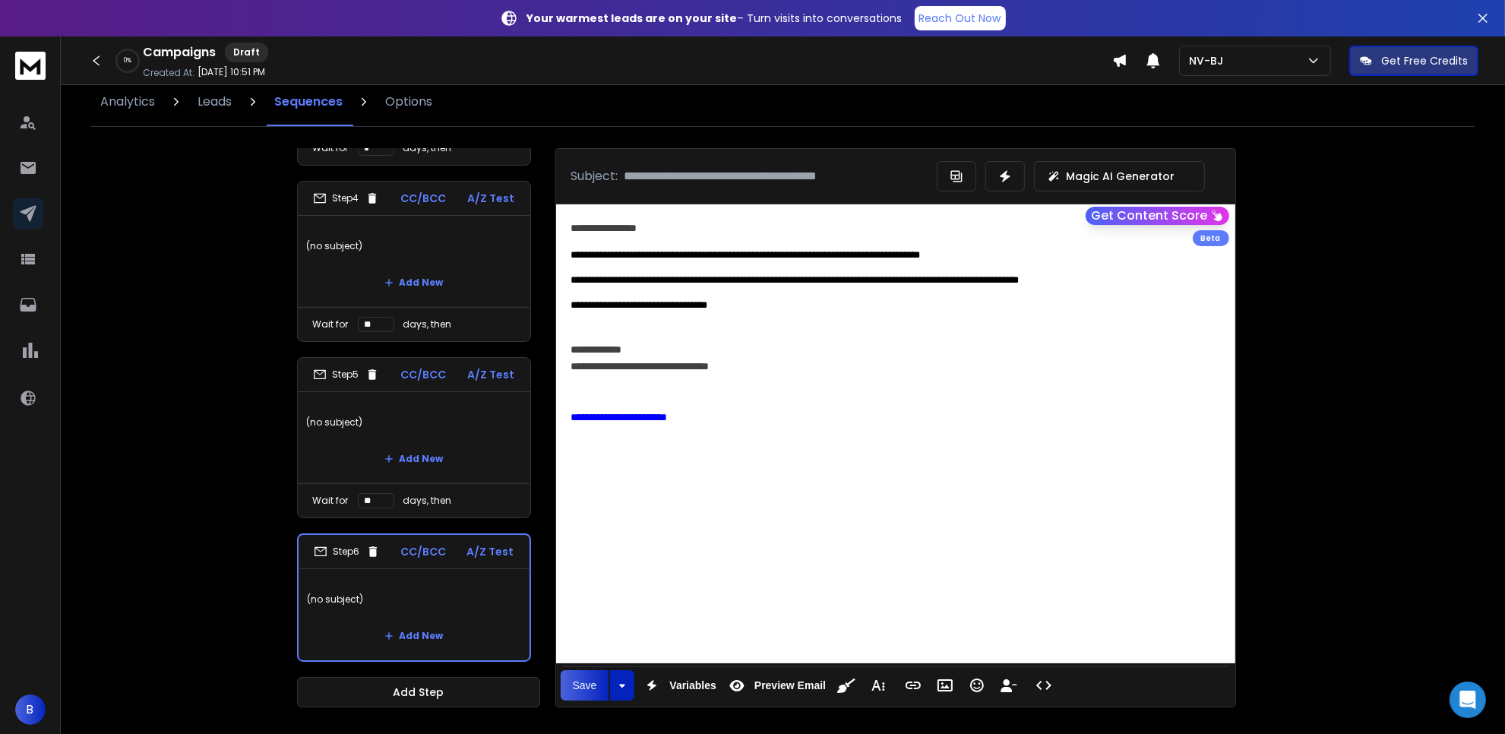
drag, startPoint x: 673, startPoint y: 362, endPoint x: 698, endPoint y: 362, distance: 24.3
click at [673, 362] on div "**********" at bounding box center [895, 366] width 648 height 17
click at [675, 366] on div "**********" at bounding box center [895, 366] width 648 height 17
click at [728, 428] on div at bounding box center [895, 434] width 649 height 17
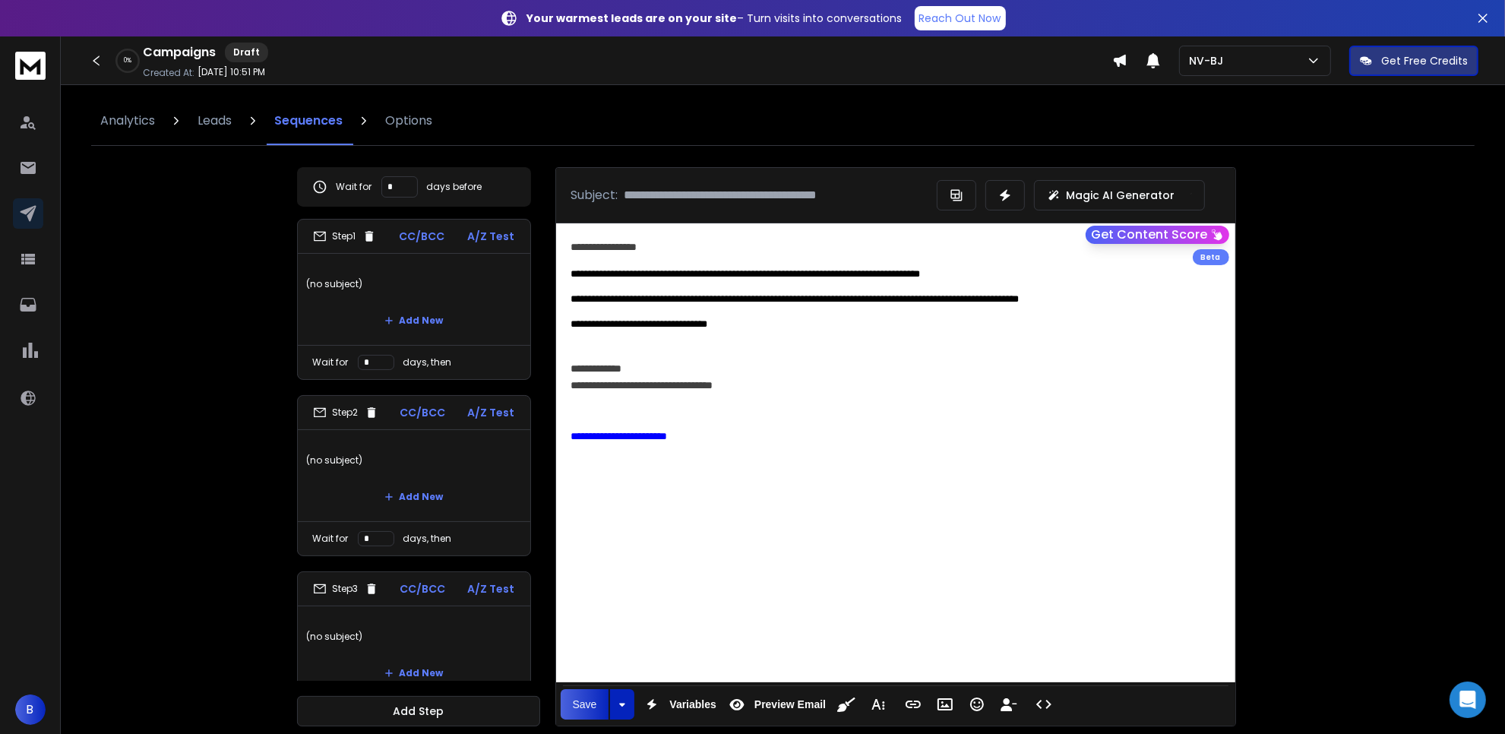
scroll to position [0, 0]
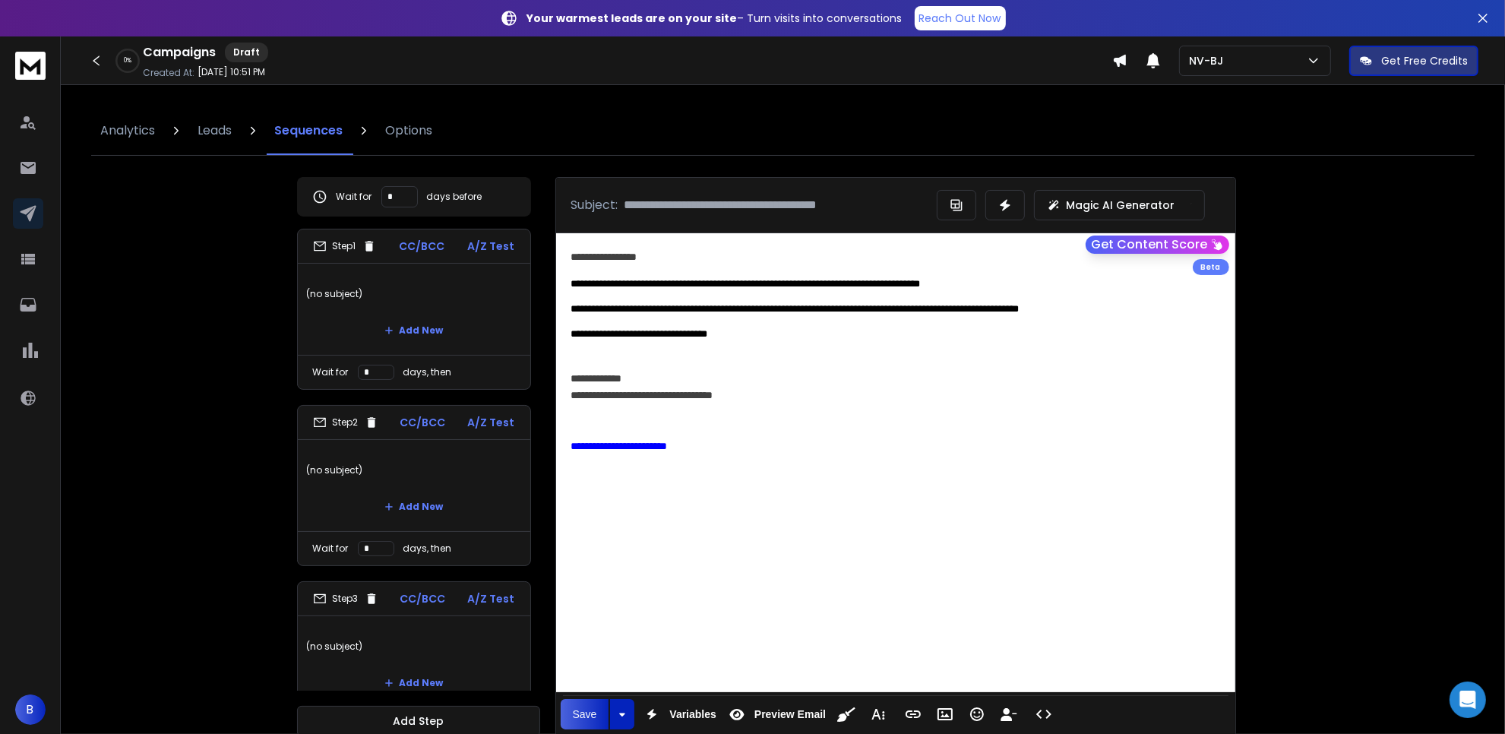
click at [481, 305] on p "(no subject)" at bounding box center [414, 294] width 214 height 43
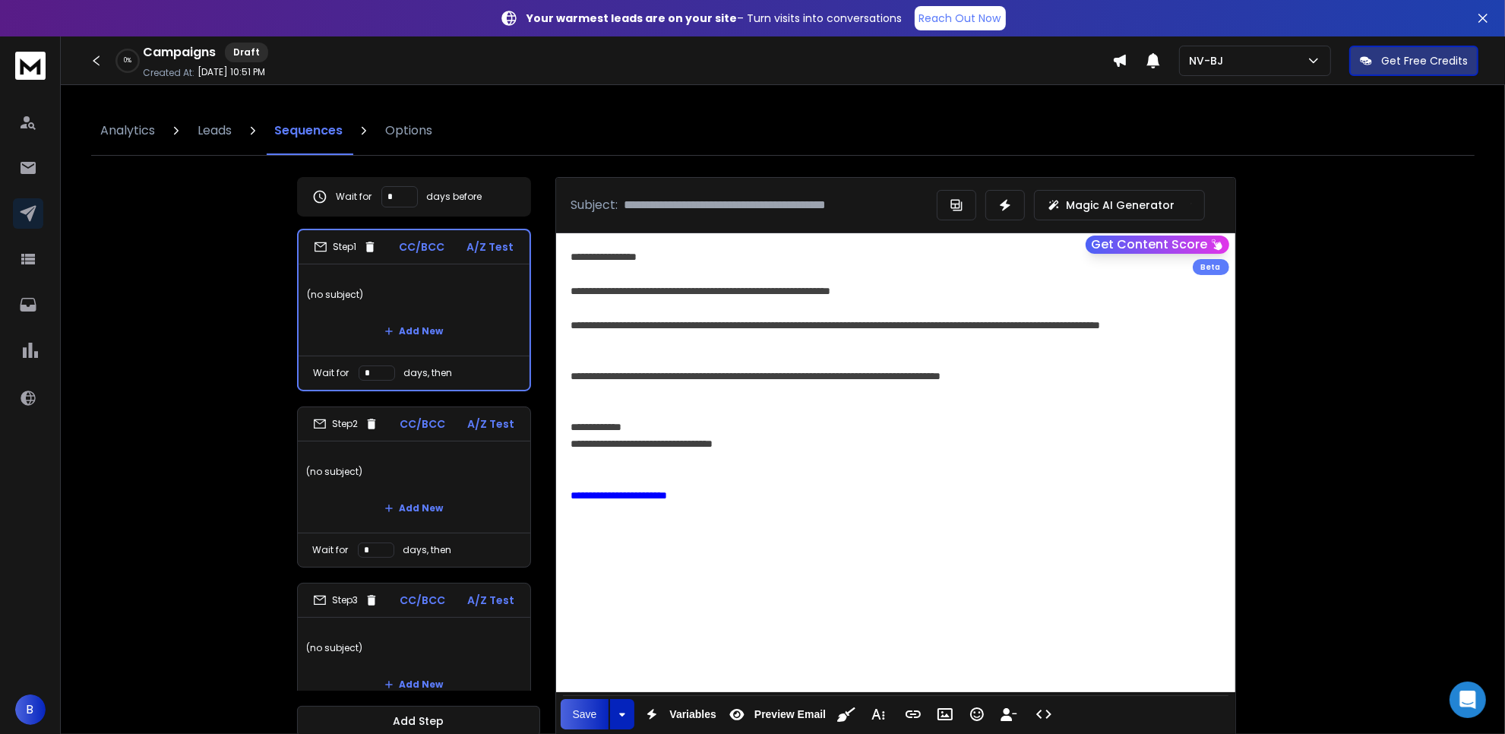
click at [457, 480] on p "(no subject)" at bounding box center [414, 472] width 214 height 43
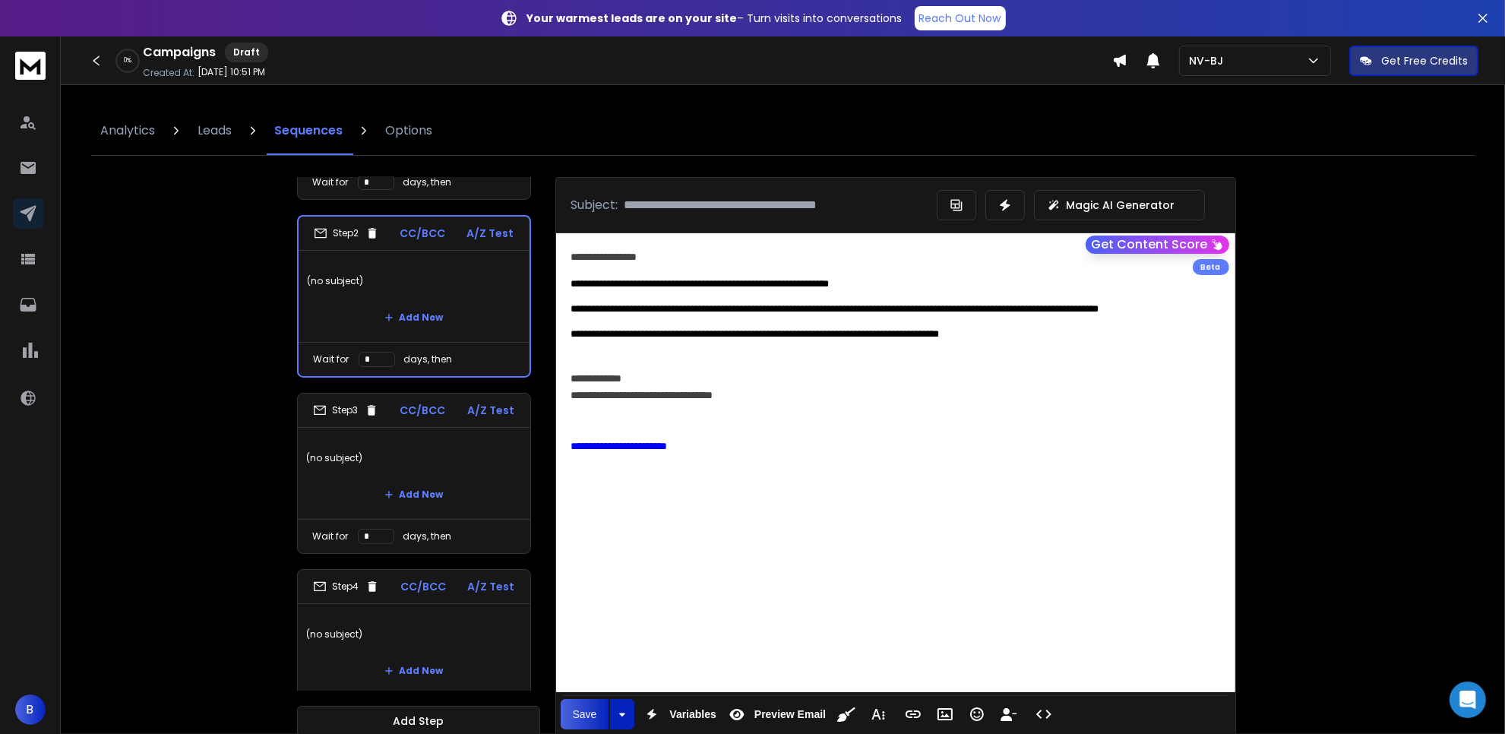
click at [483, 470] on p "(no subject)" at bounding box center [414, 458] width 214 height 43
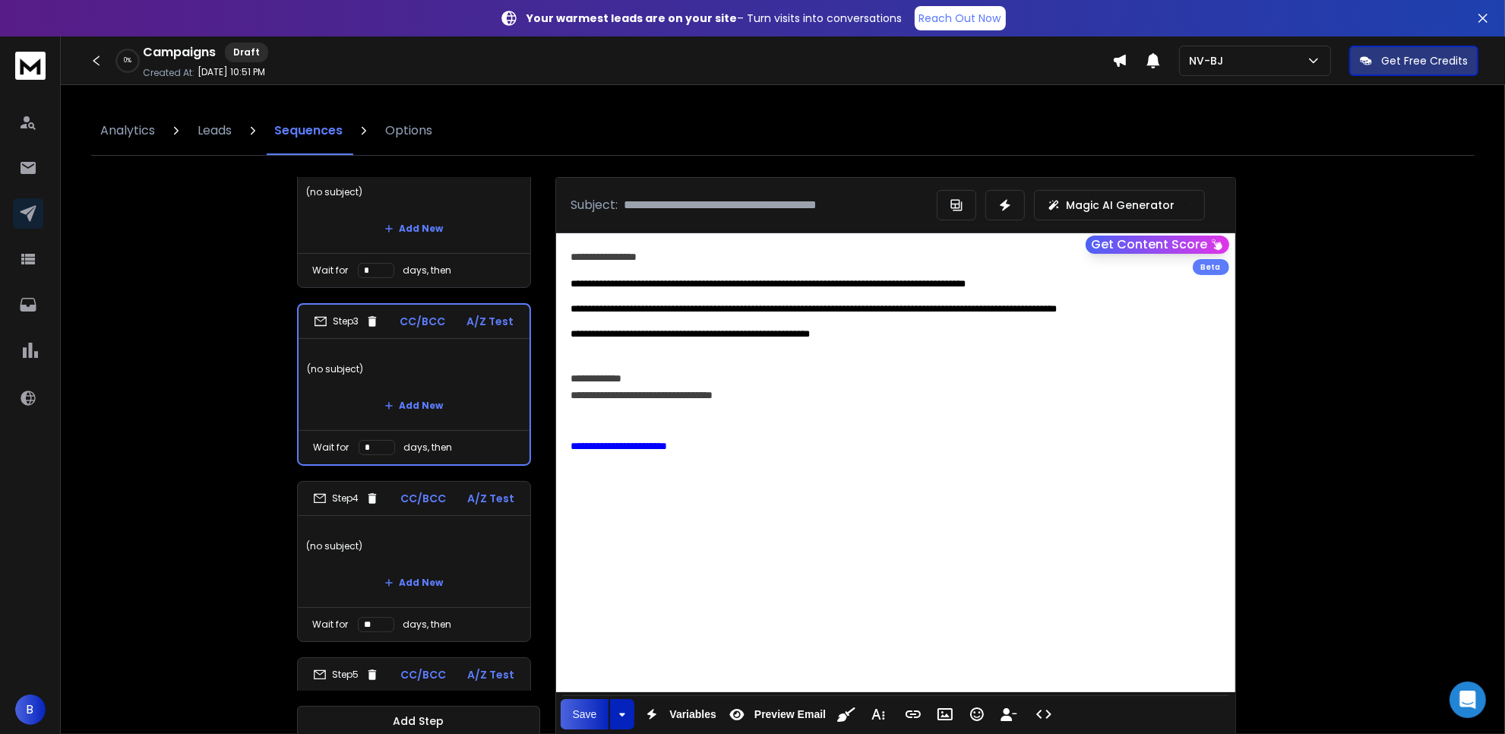
scroll to position [380, 0]
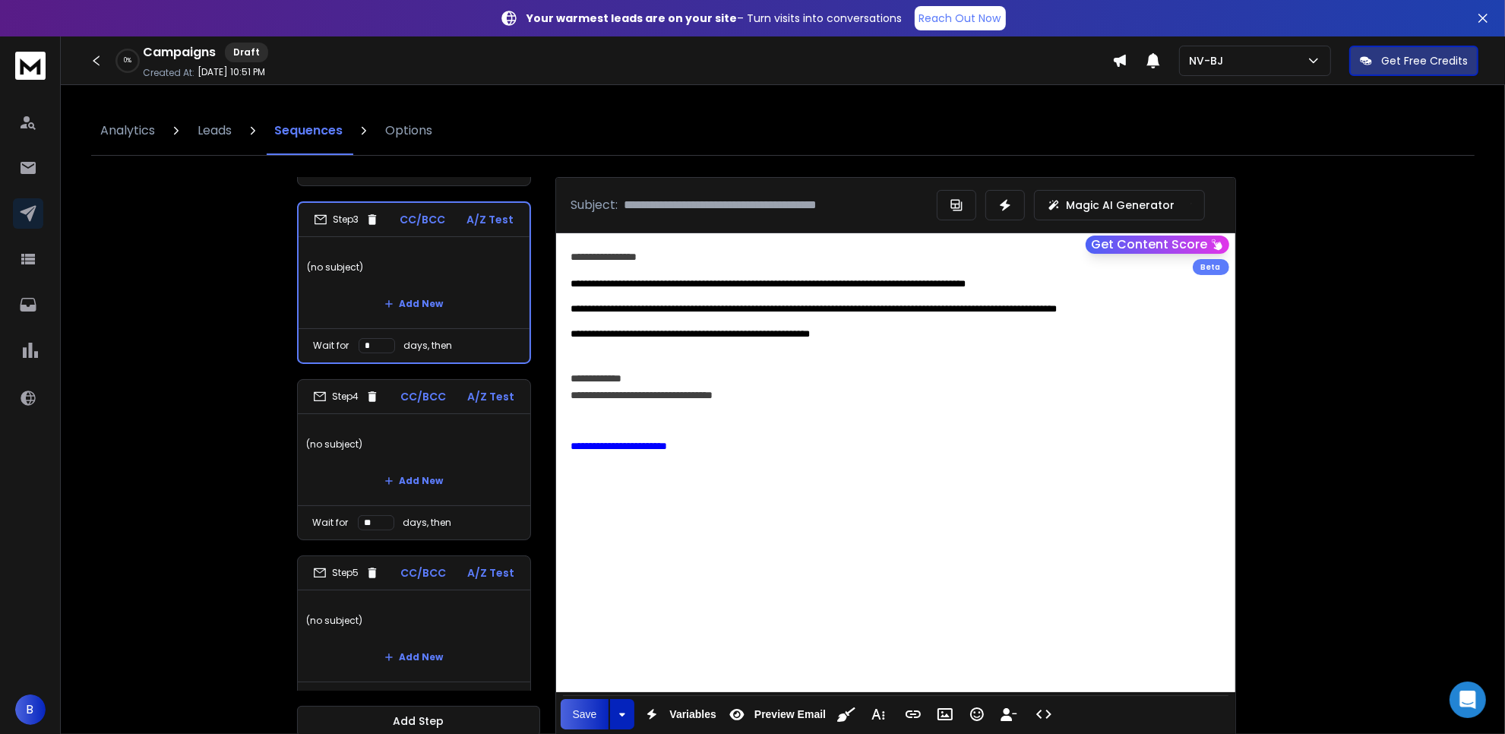
click at [476, 454] on p "(no subject)" at bounding box center [414, 444] width 214 height 43
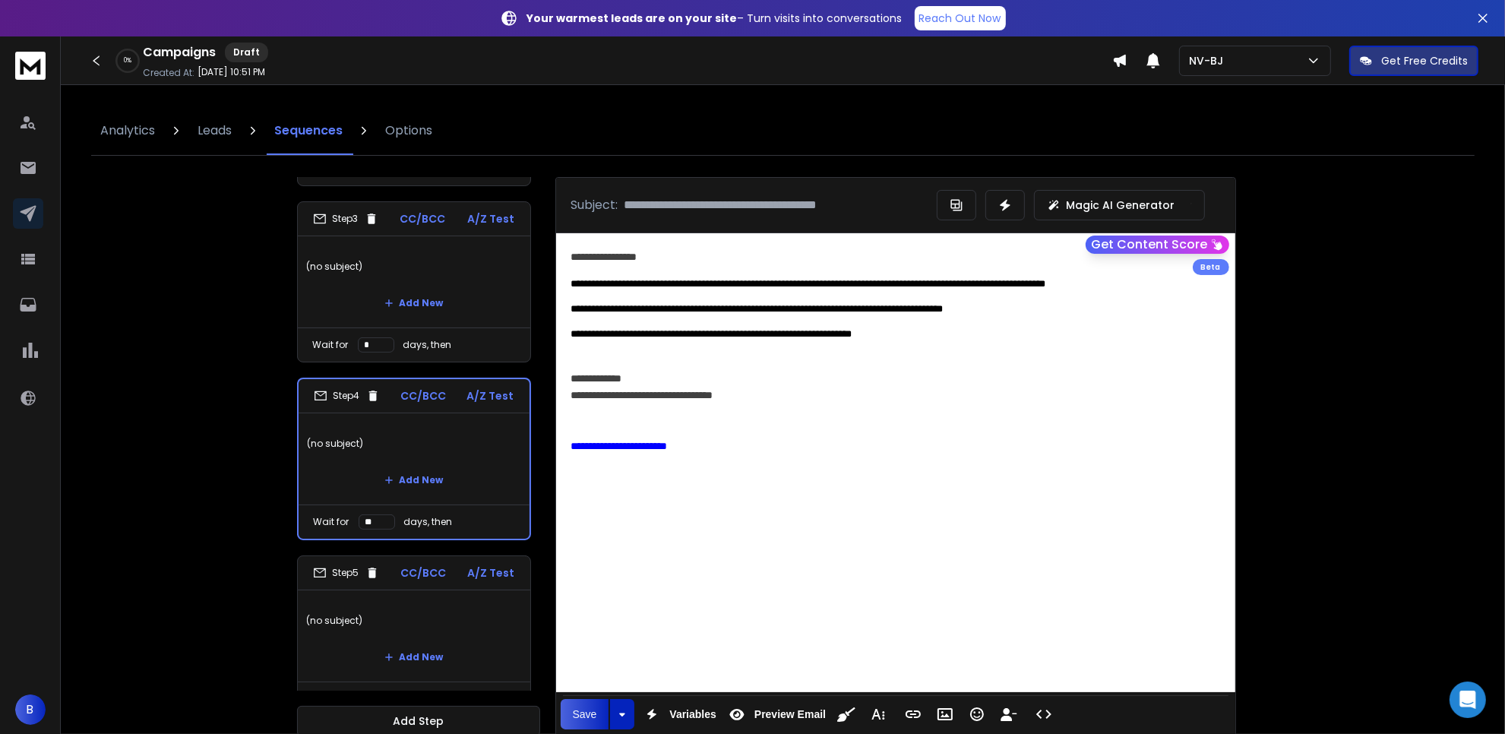
click at [404, 618] on p "(no subject)" at bounding box center [414, 621] width 214 height 43
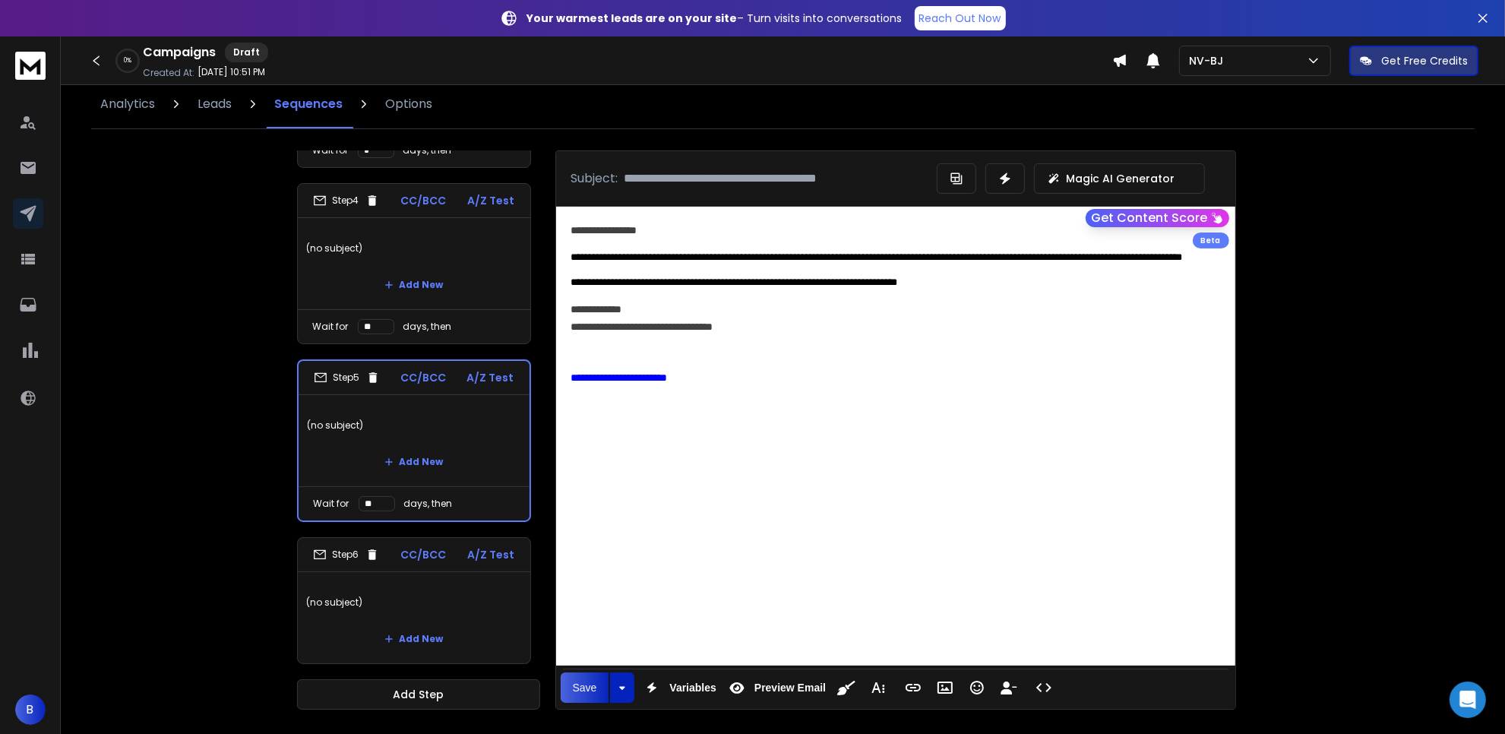
scroll to position [29, 0]
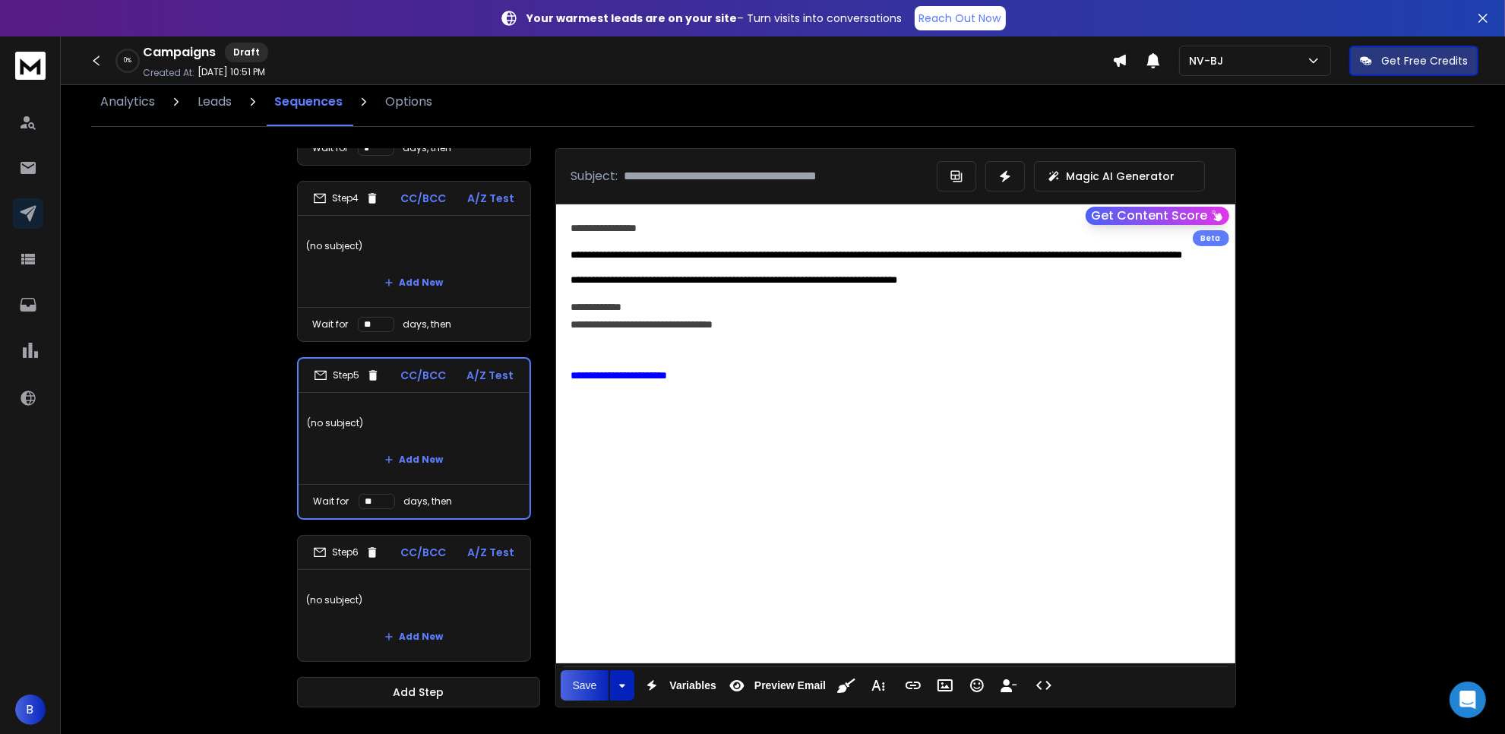
click at [451, 612] on p "(no subject)" at bounding box center [414, 600] width 214 height 43
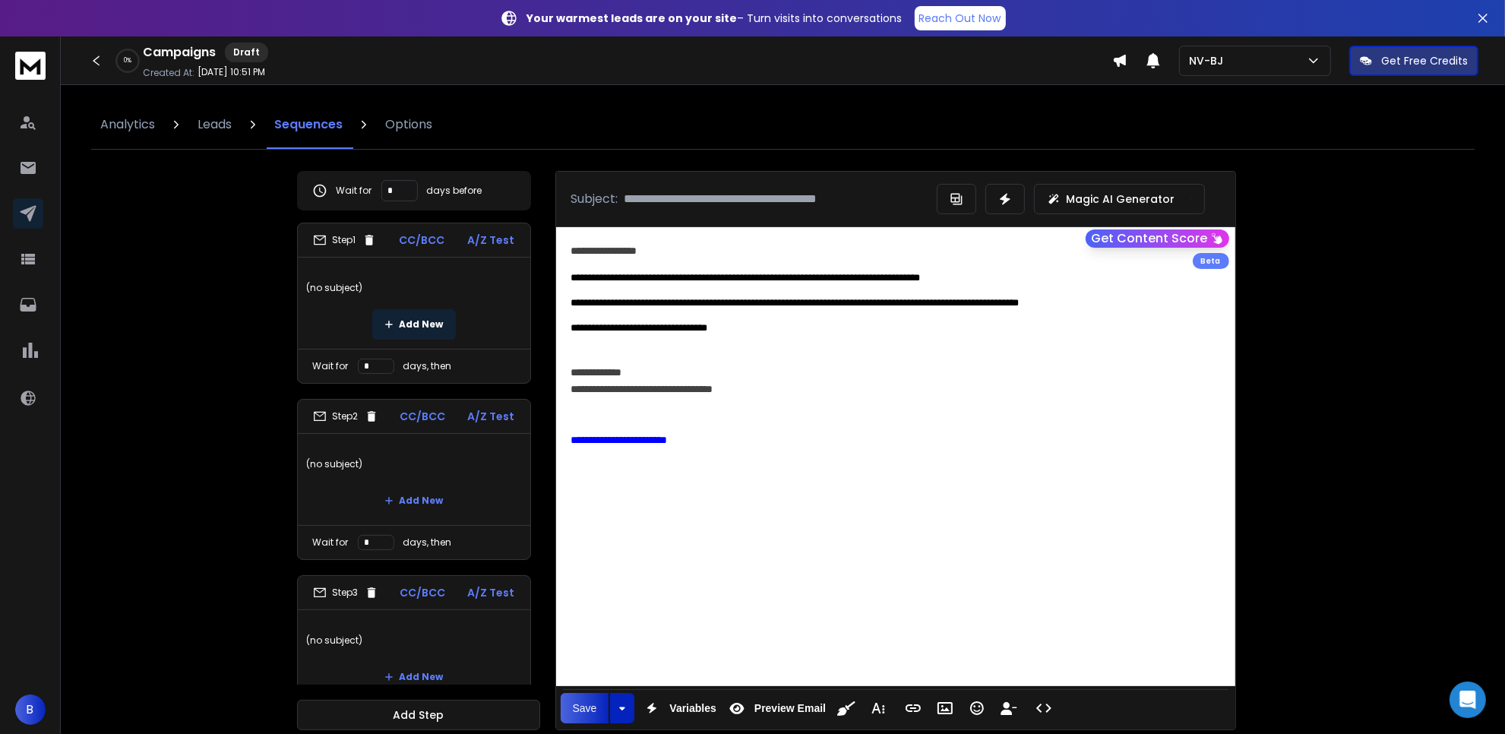
scroll to position [0, 0]
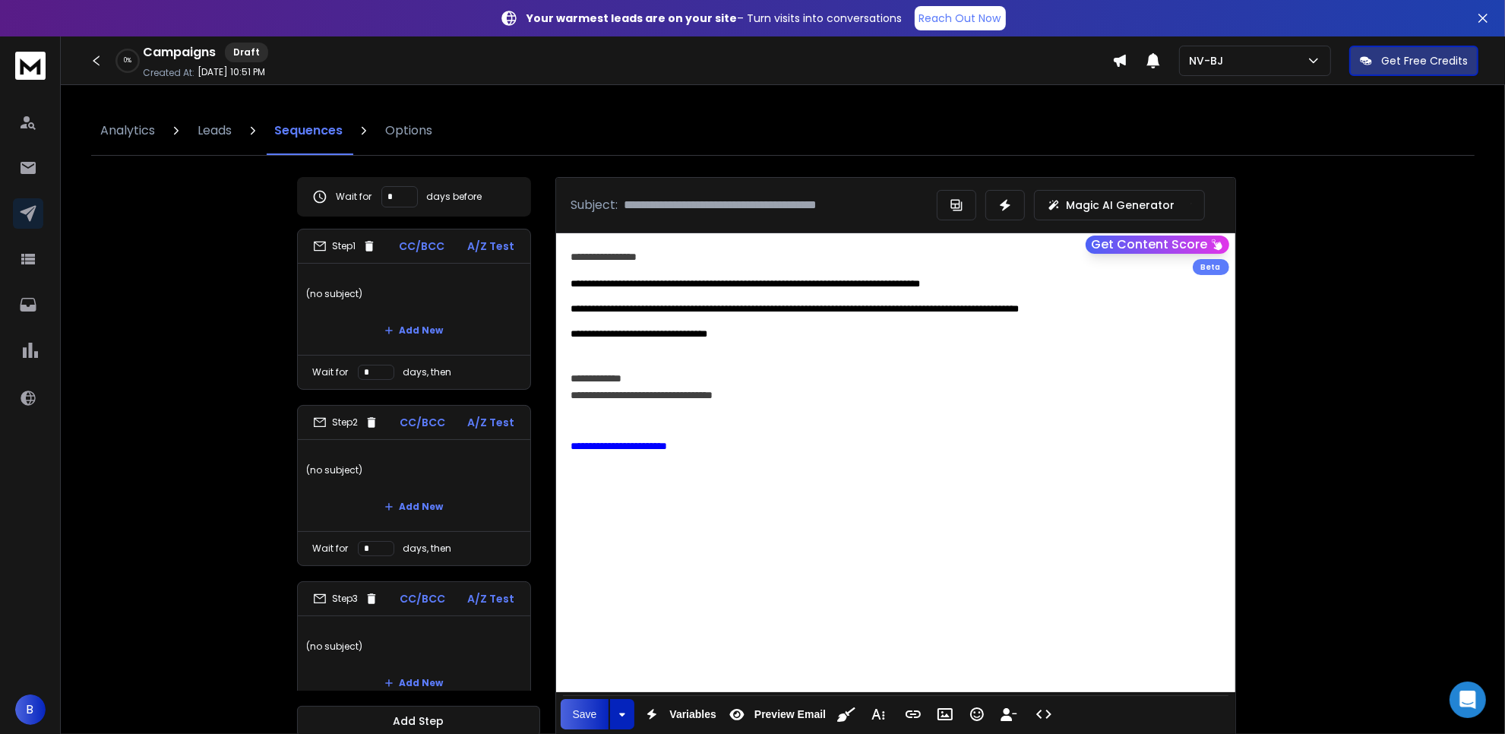
click at [438, 312] on p "(no subject)" at bounding box center [414, 294] width 214 height 43
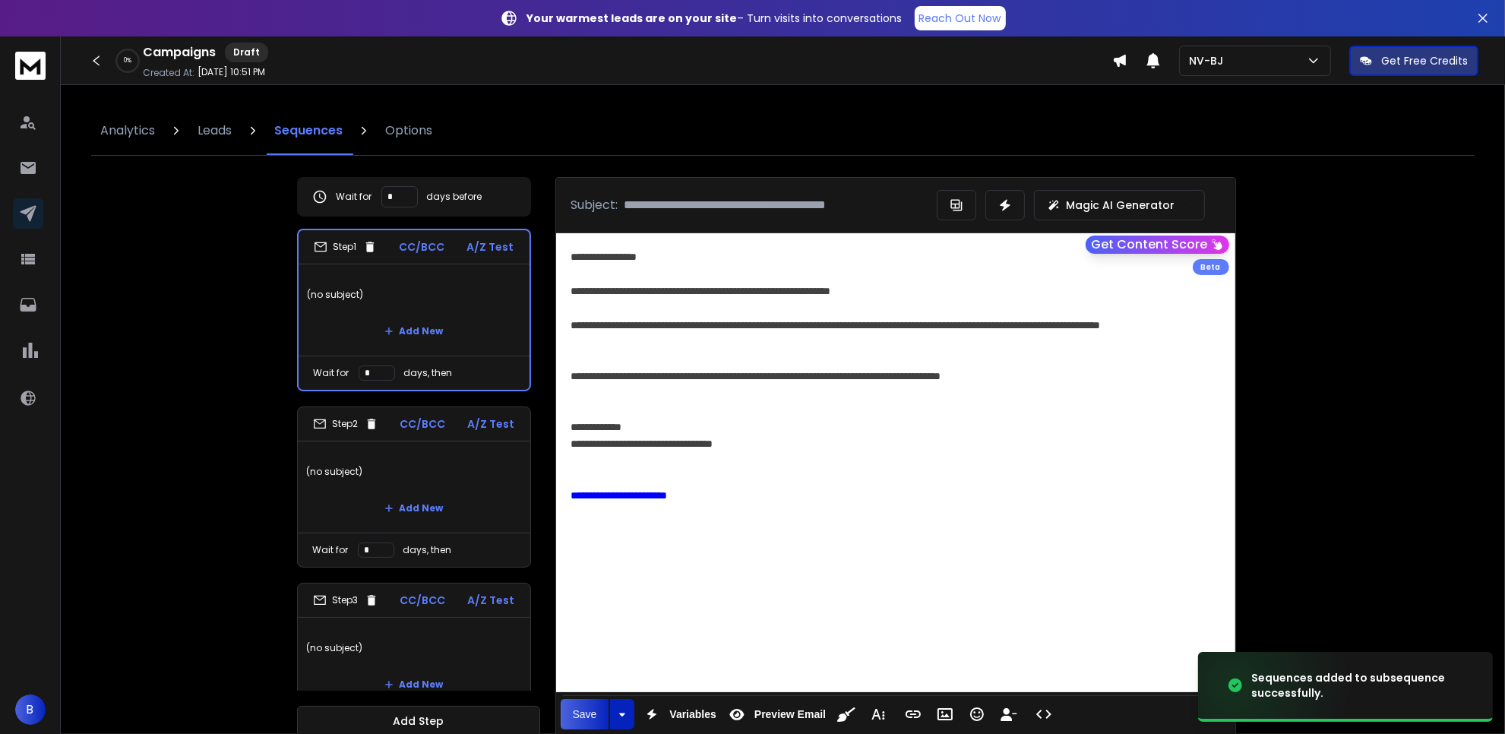
click at [466, 490] on p "(no subject)" at bounding box center [414, 472] width 214 height 43
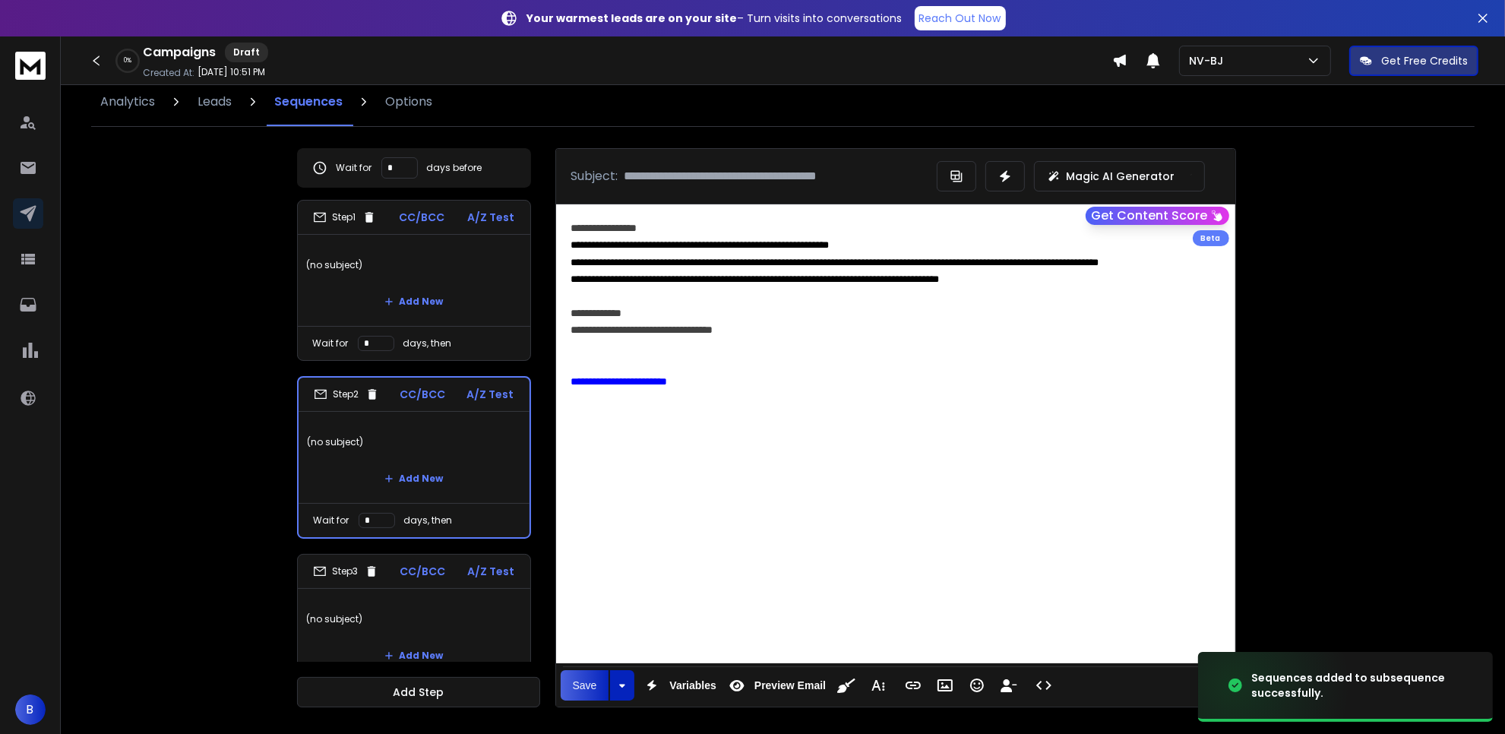
scroll to position [190, 0]
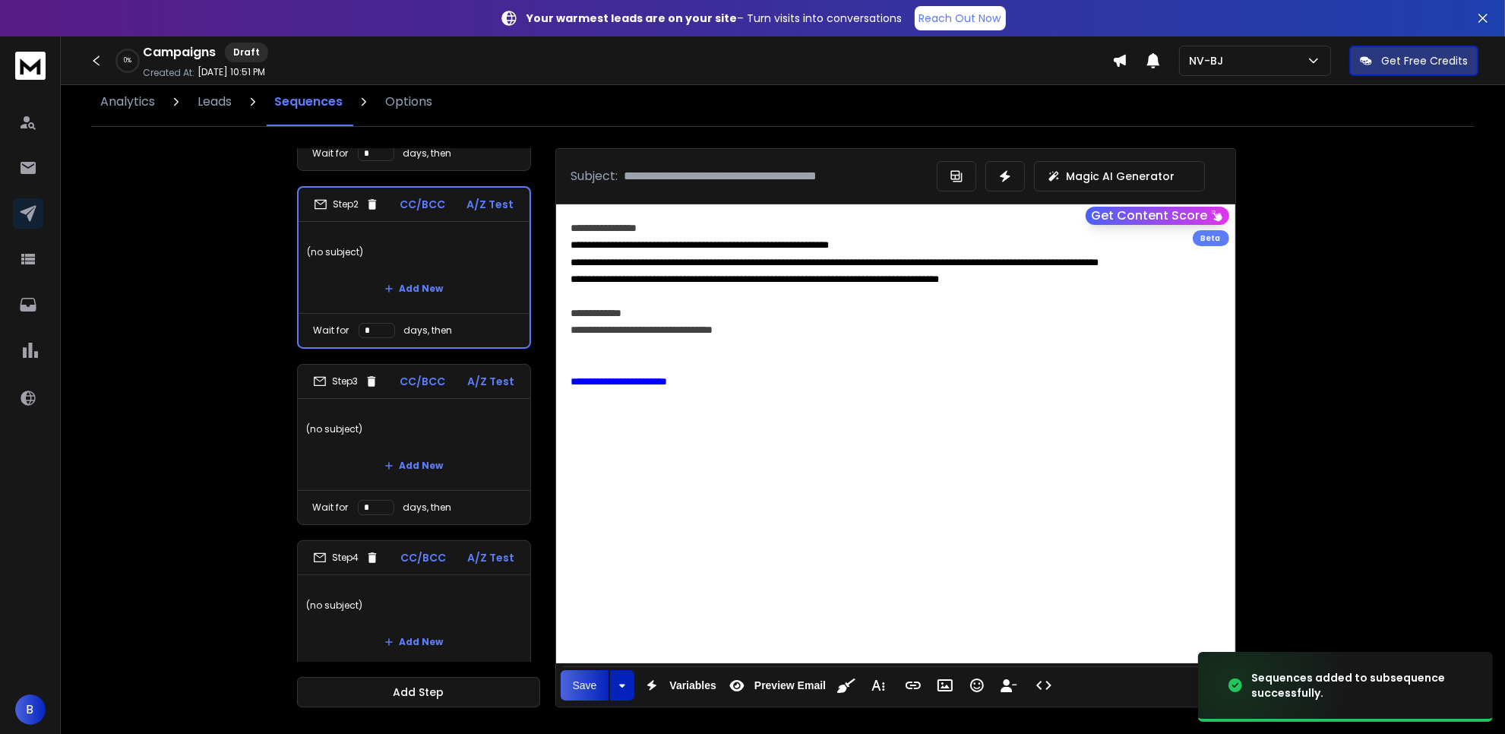
click at [475, 445] on p "(no subject)" at bounding box center [414, 429] width 214 height 43
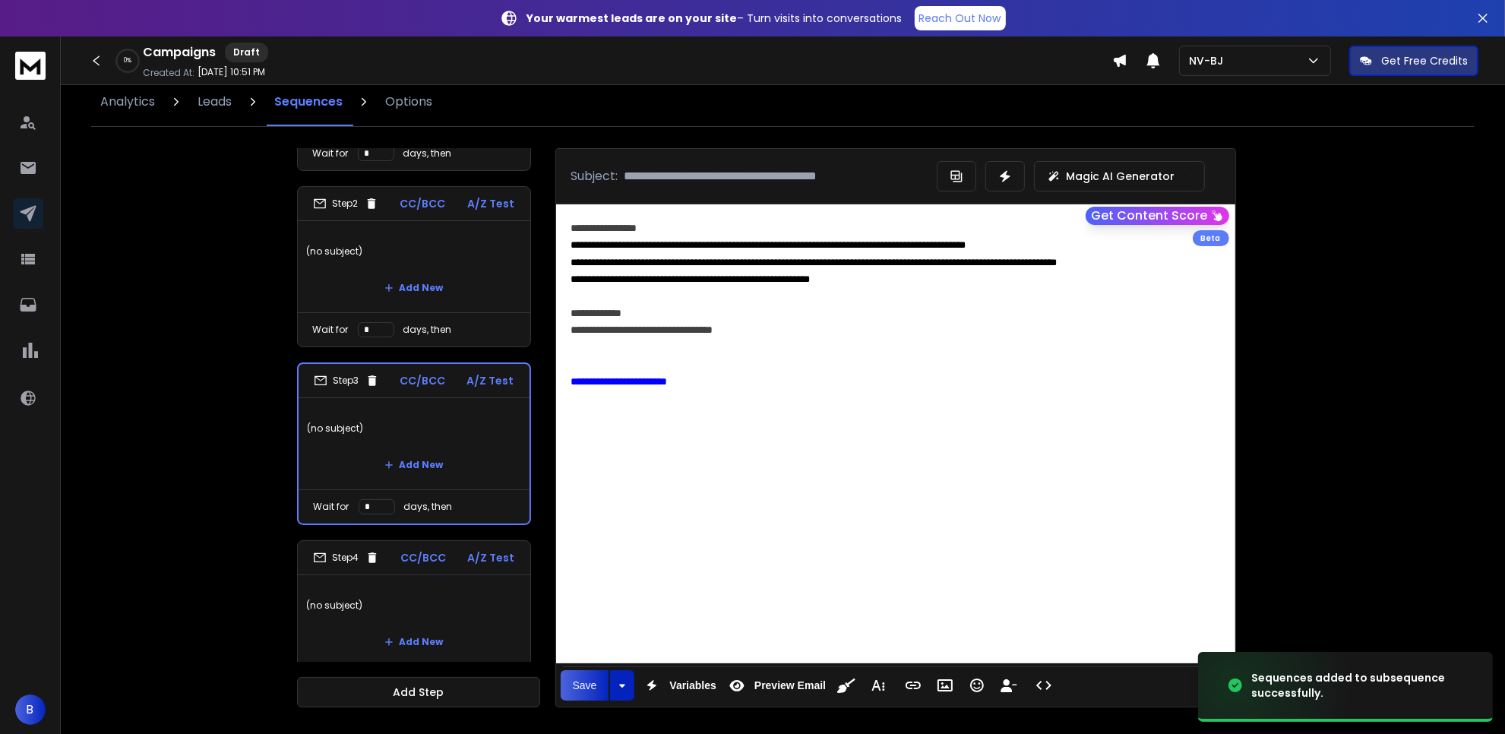
click at [485, 612] on p "(no subject)" at bounding box center [414, 605] width 214 height 43
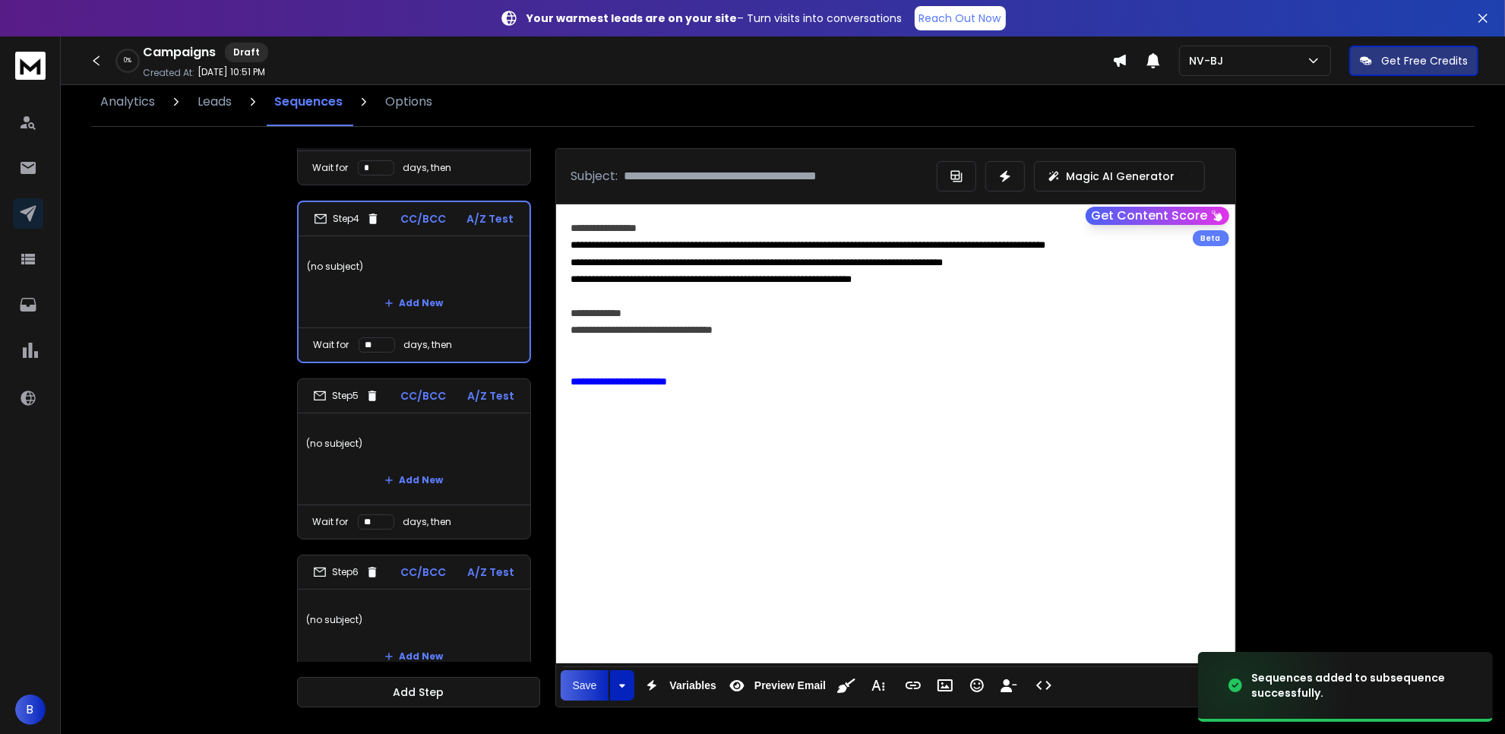
scroll to position [549, 0]
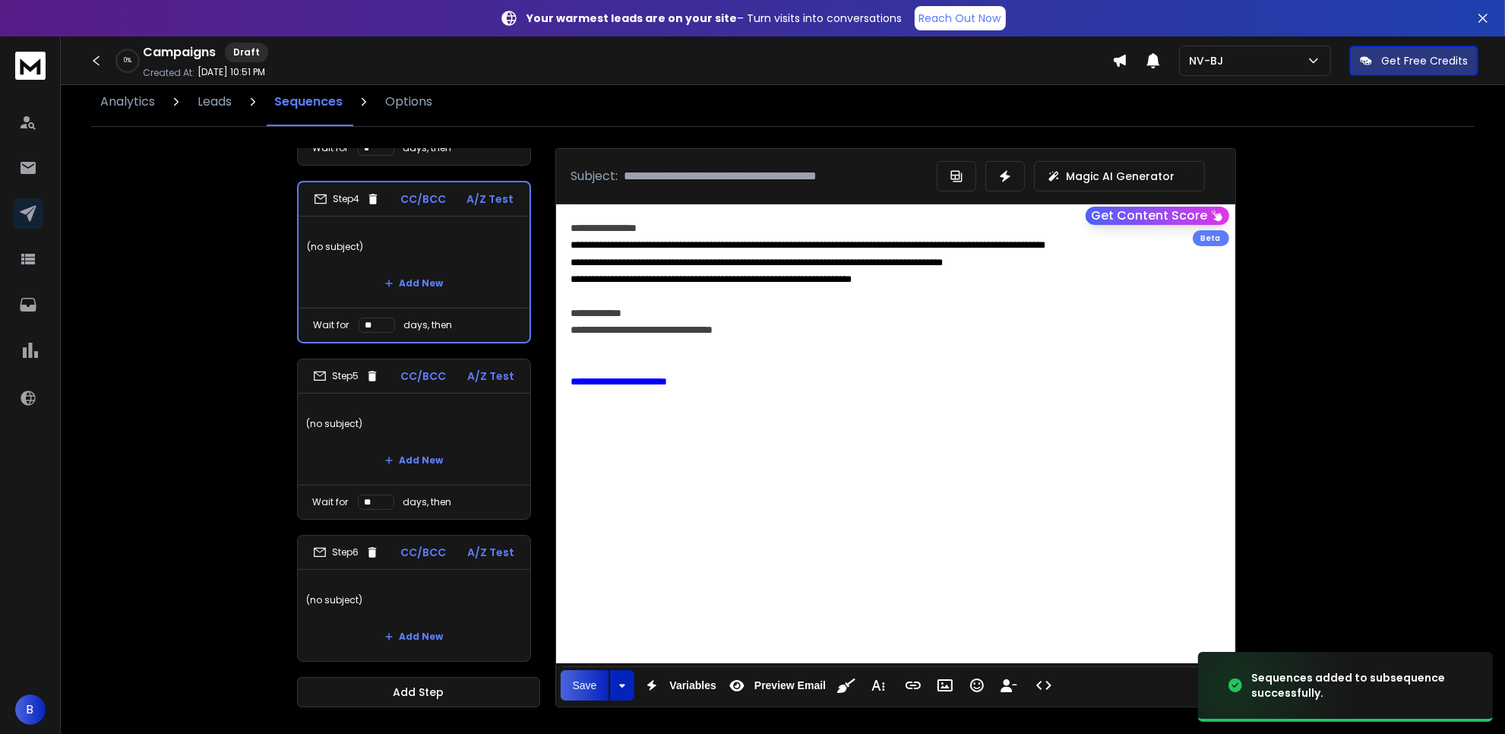
click at [489, 439] on p "(no subject)" at bounding box center [414, 424] width 214 height 43
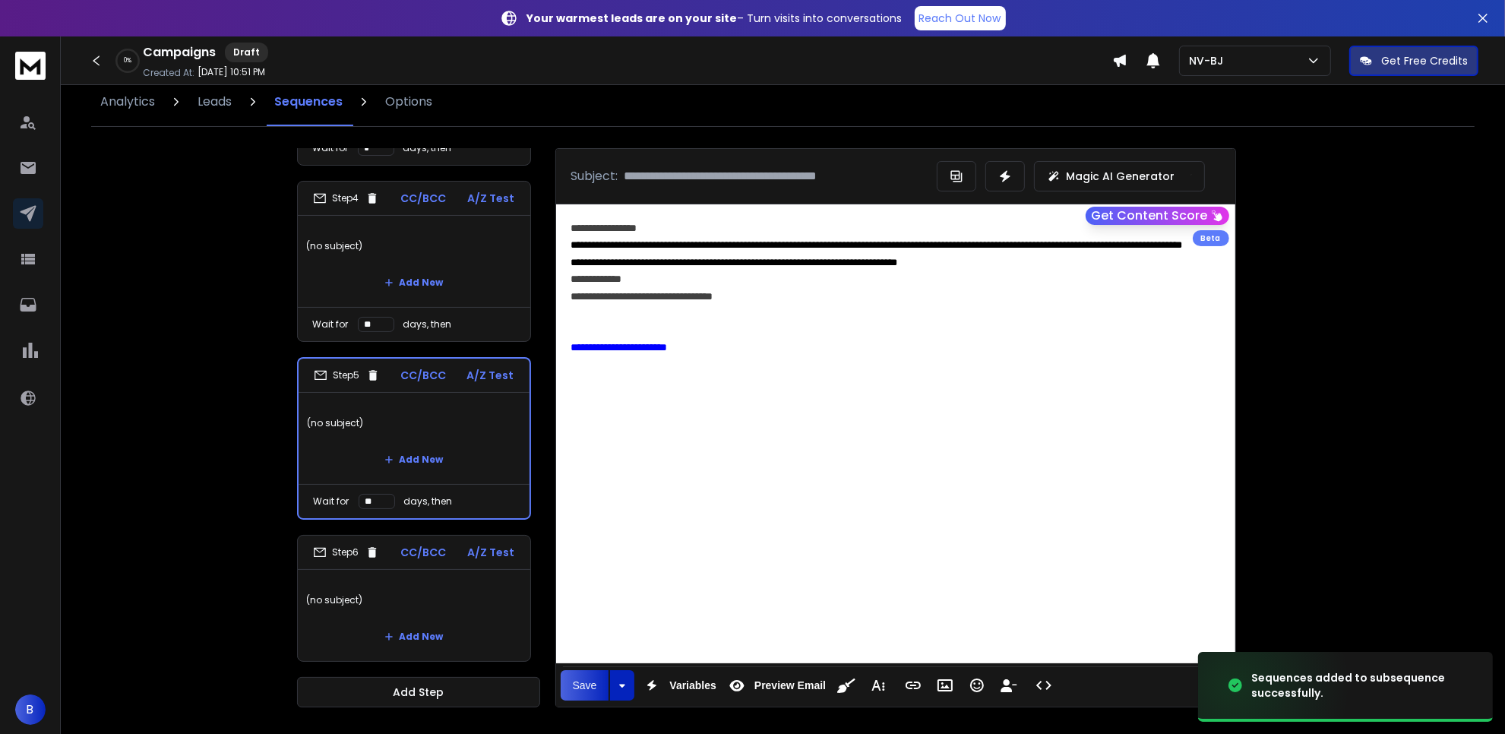
click at [454, 599] on p "(no subject)" at bounding box center [414, 600] width 214 height 43
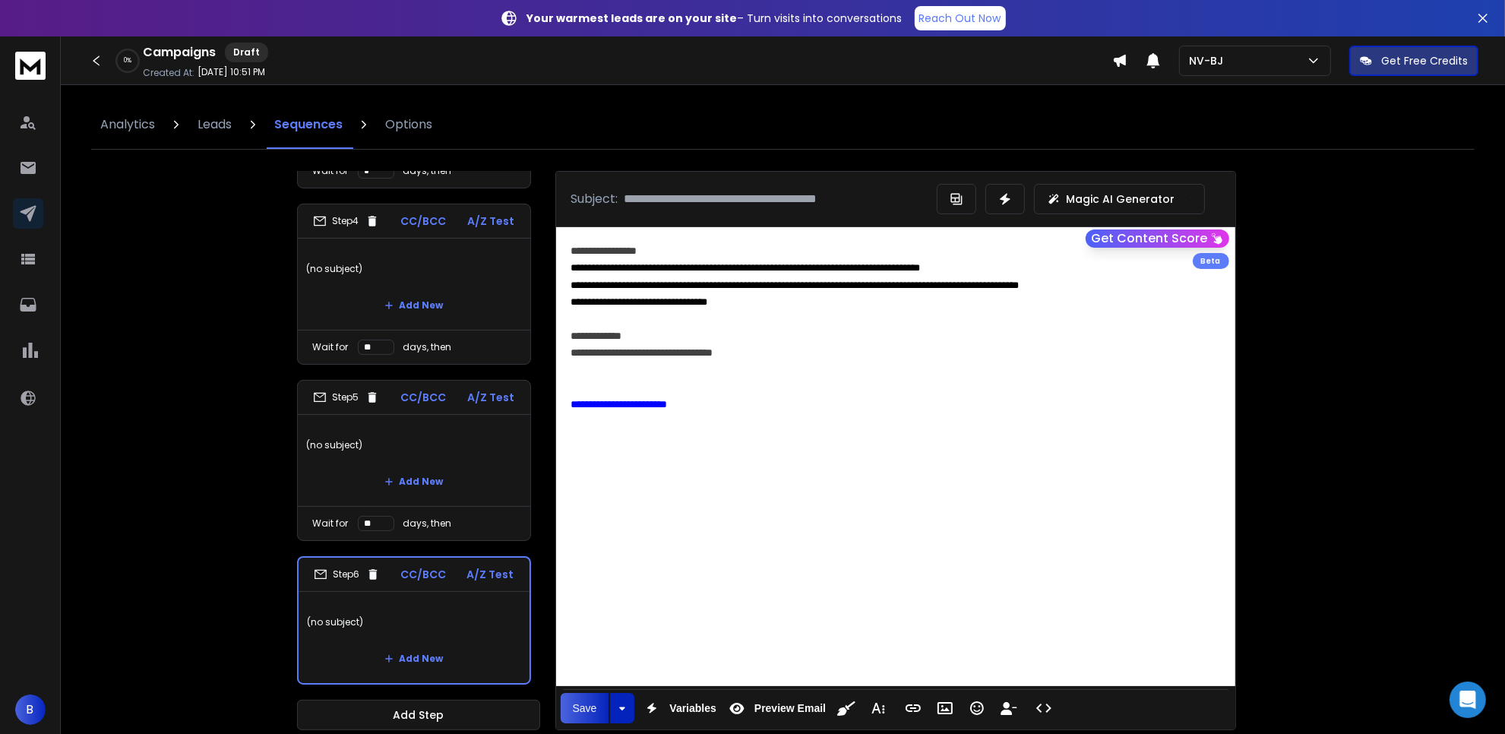
scroll to position [0, 0]
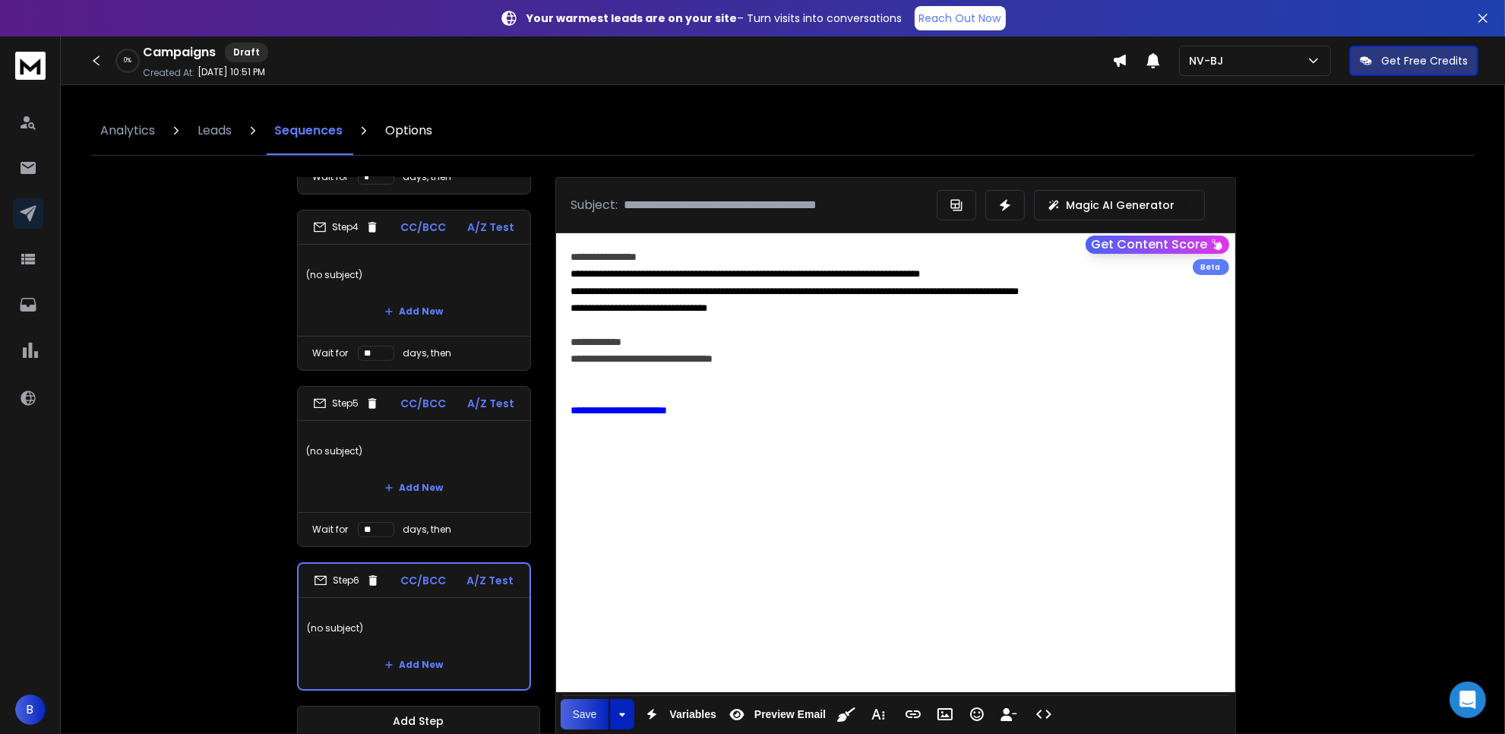
click at [404, 129] on p "Options" at bounding box center [408, 131] width 47 height 18
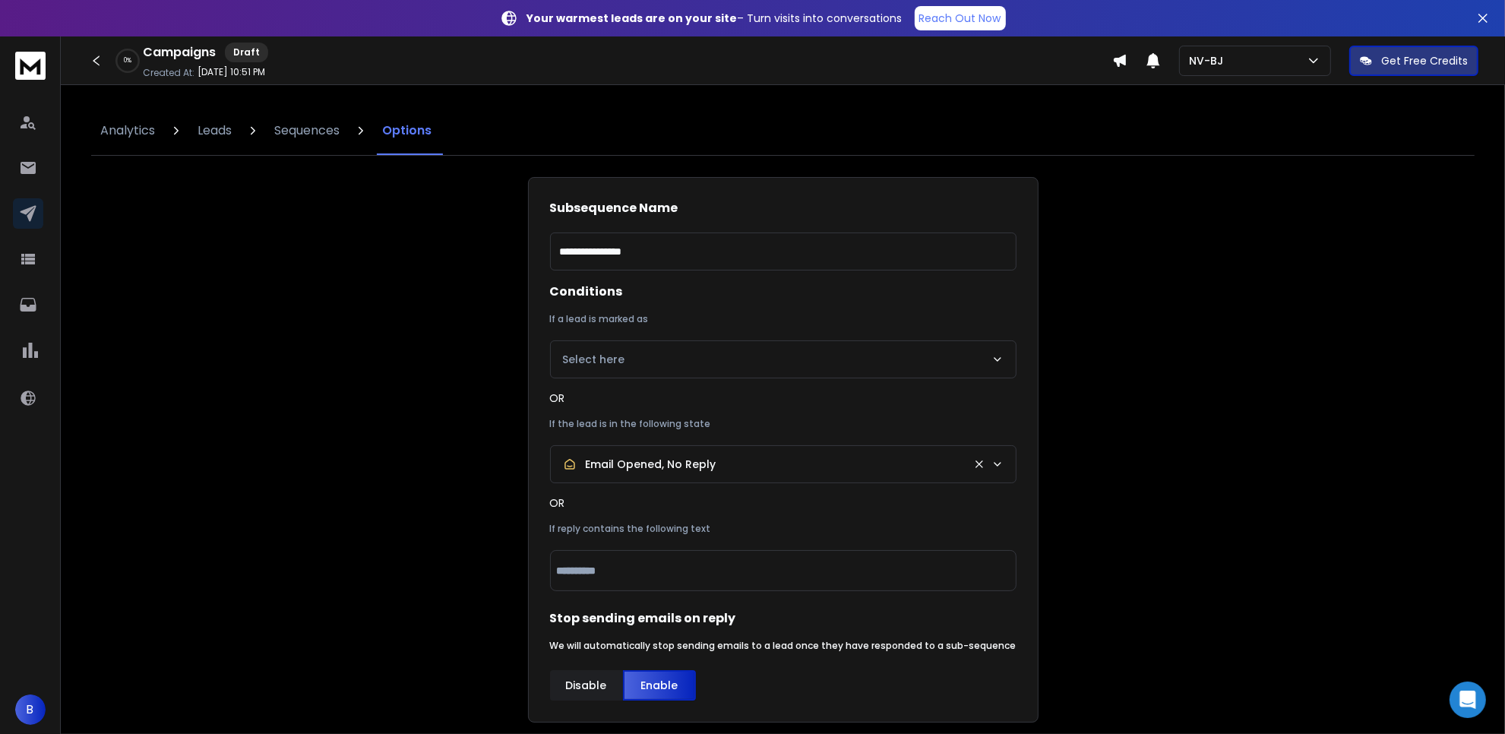
scroll to position [89, 0]
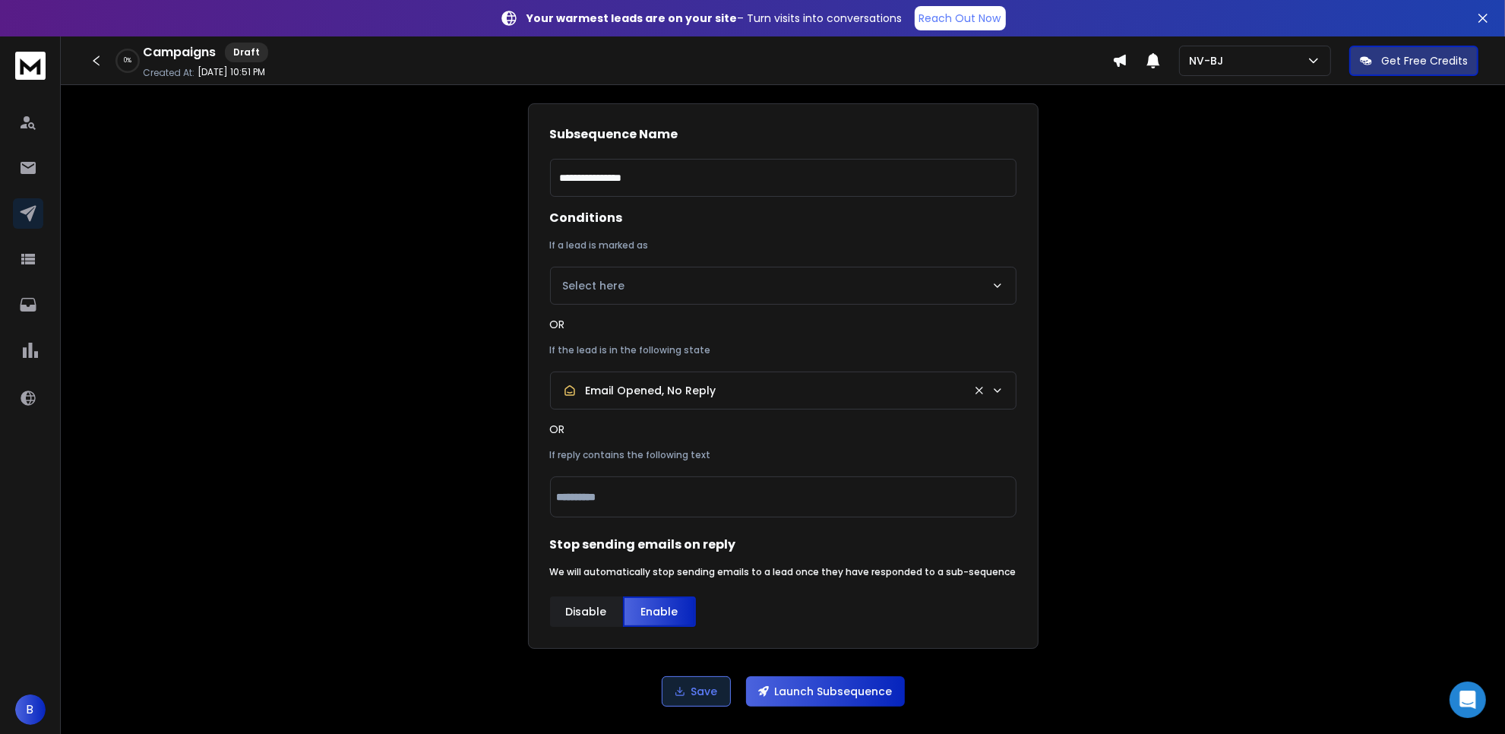
click at [707, 697] on button "Save" at bounding box center [696, 691] width 69 height 30
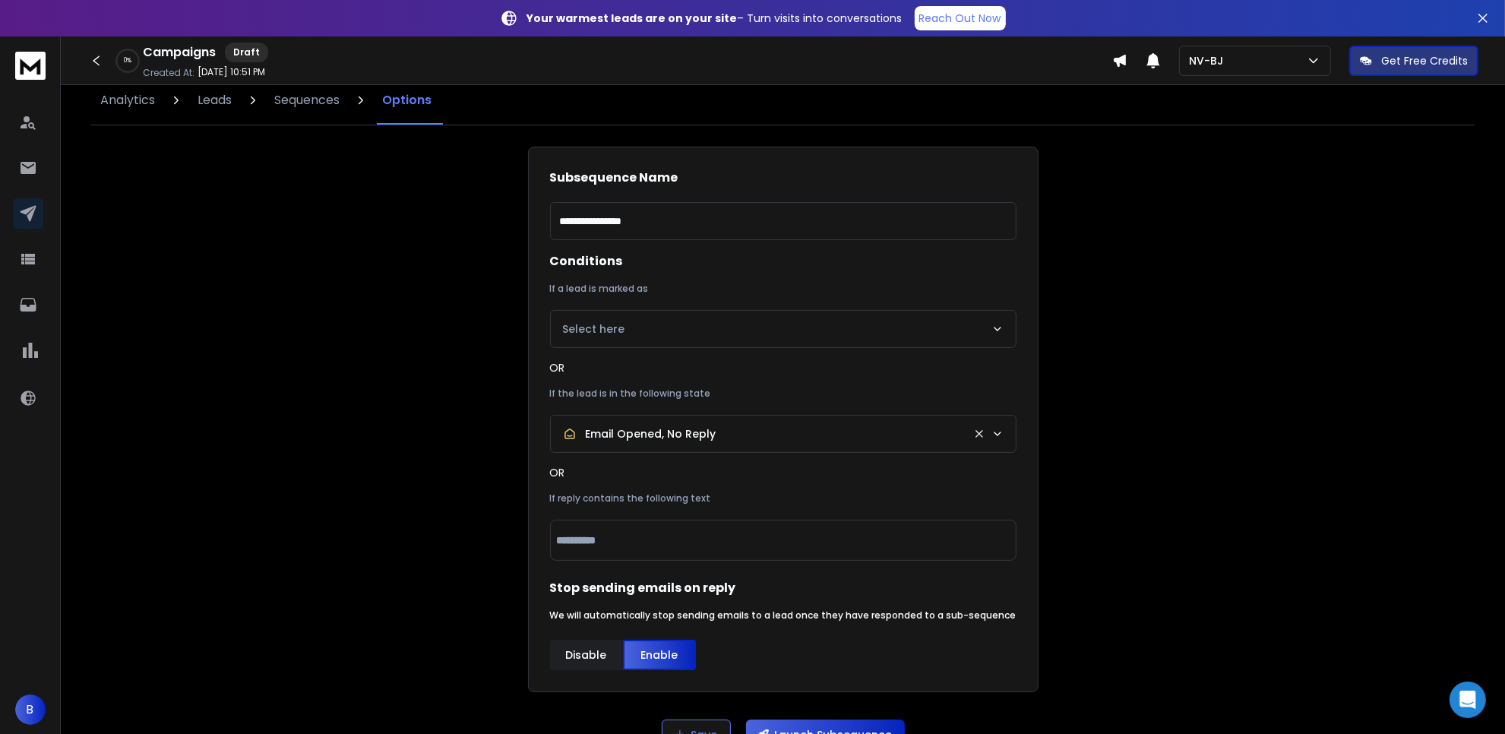
scroll to position [0, 0]
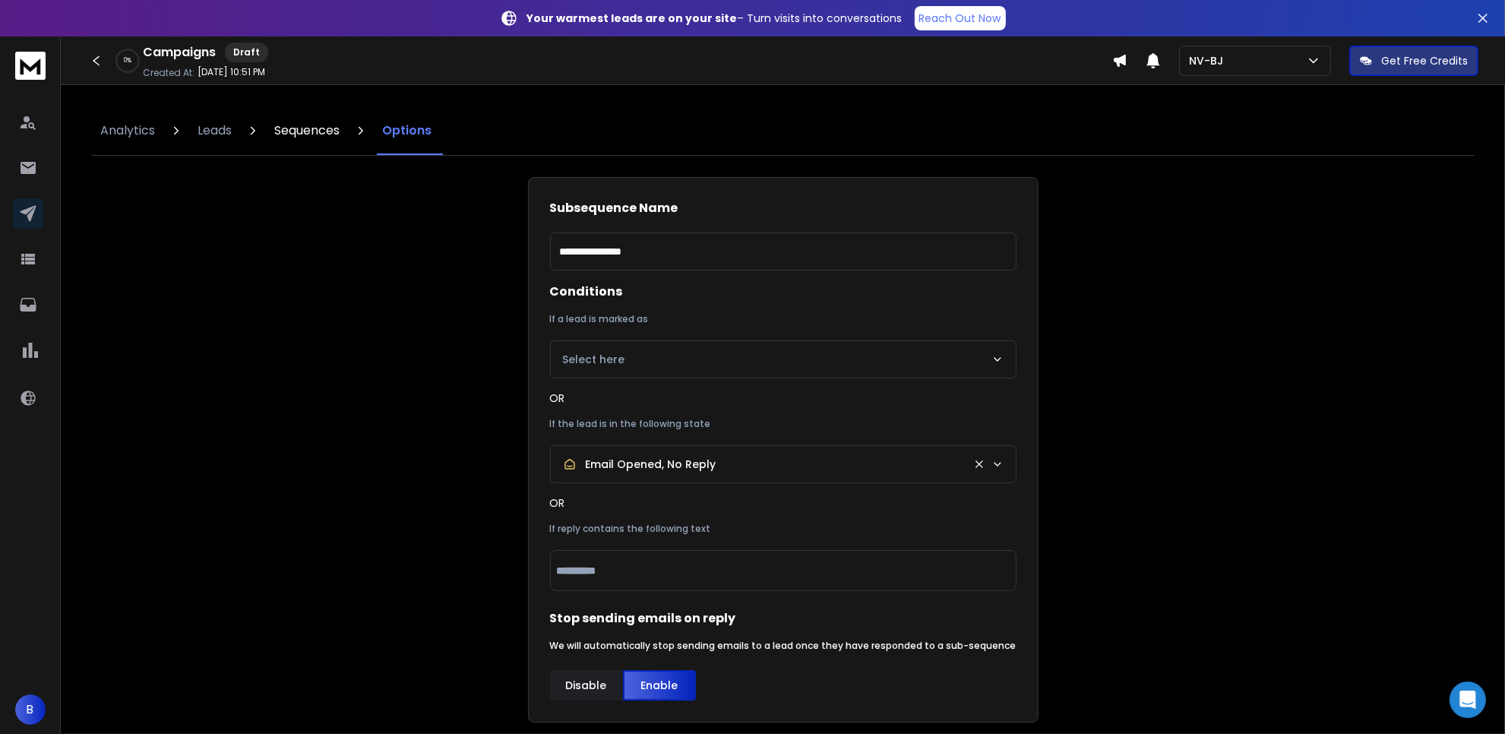
click at [293, 119] on link "Sequences" at bounding box center [307, 130] width 84 height 49
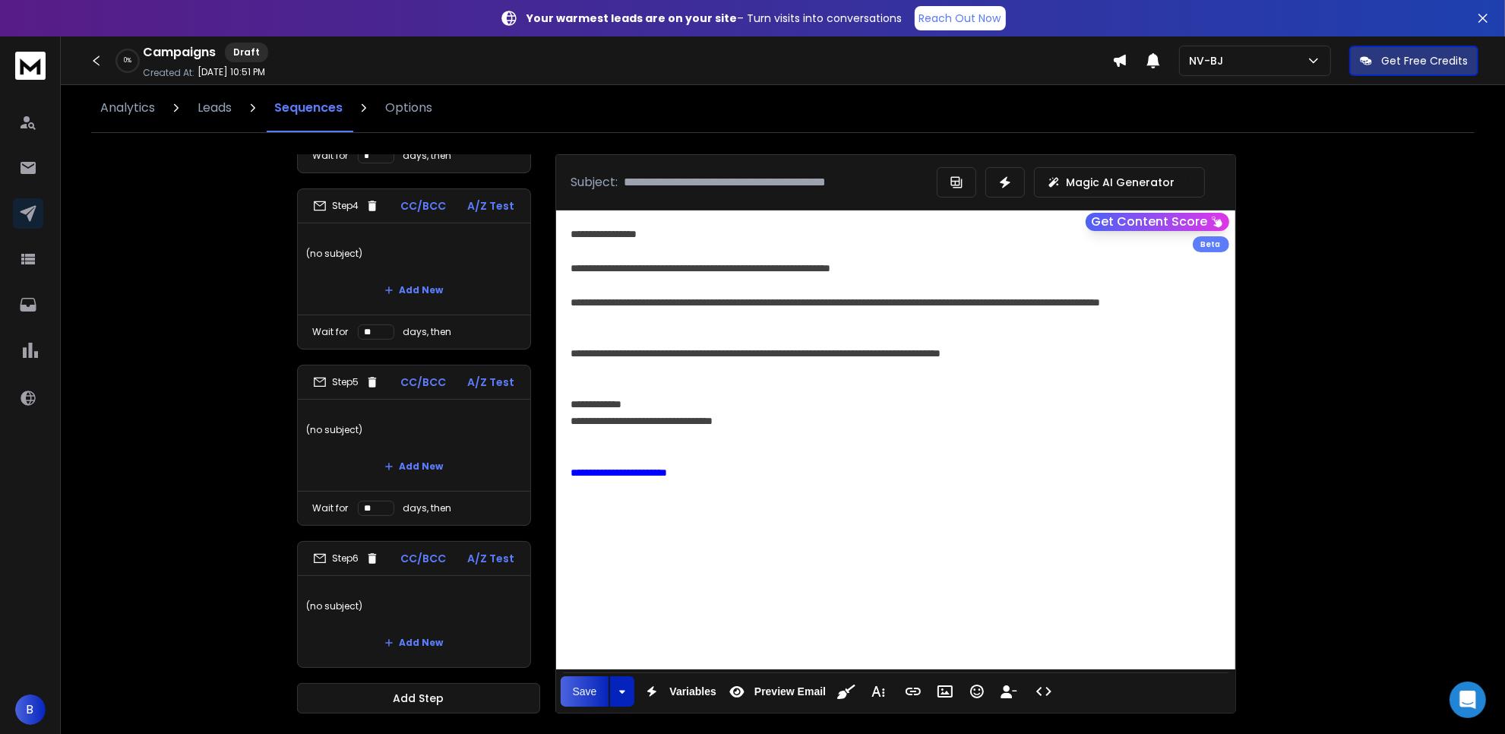
scroll to position [29, 0]
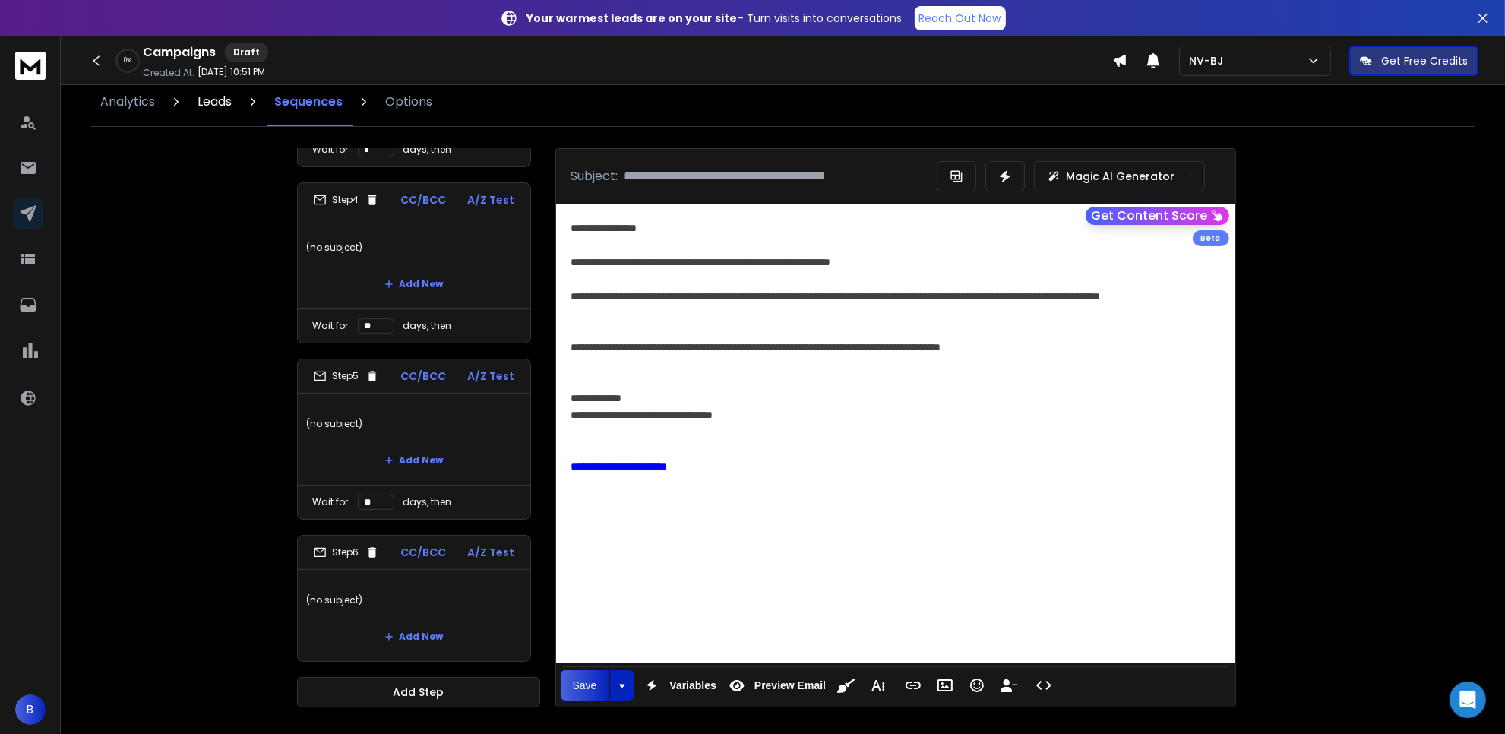
click at [217, 112] on link "Leads" at bounding box center [214, 102] width 52 height 49
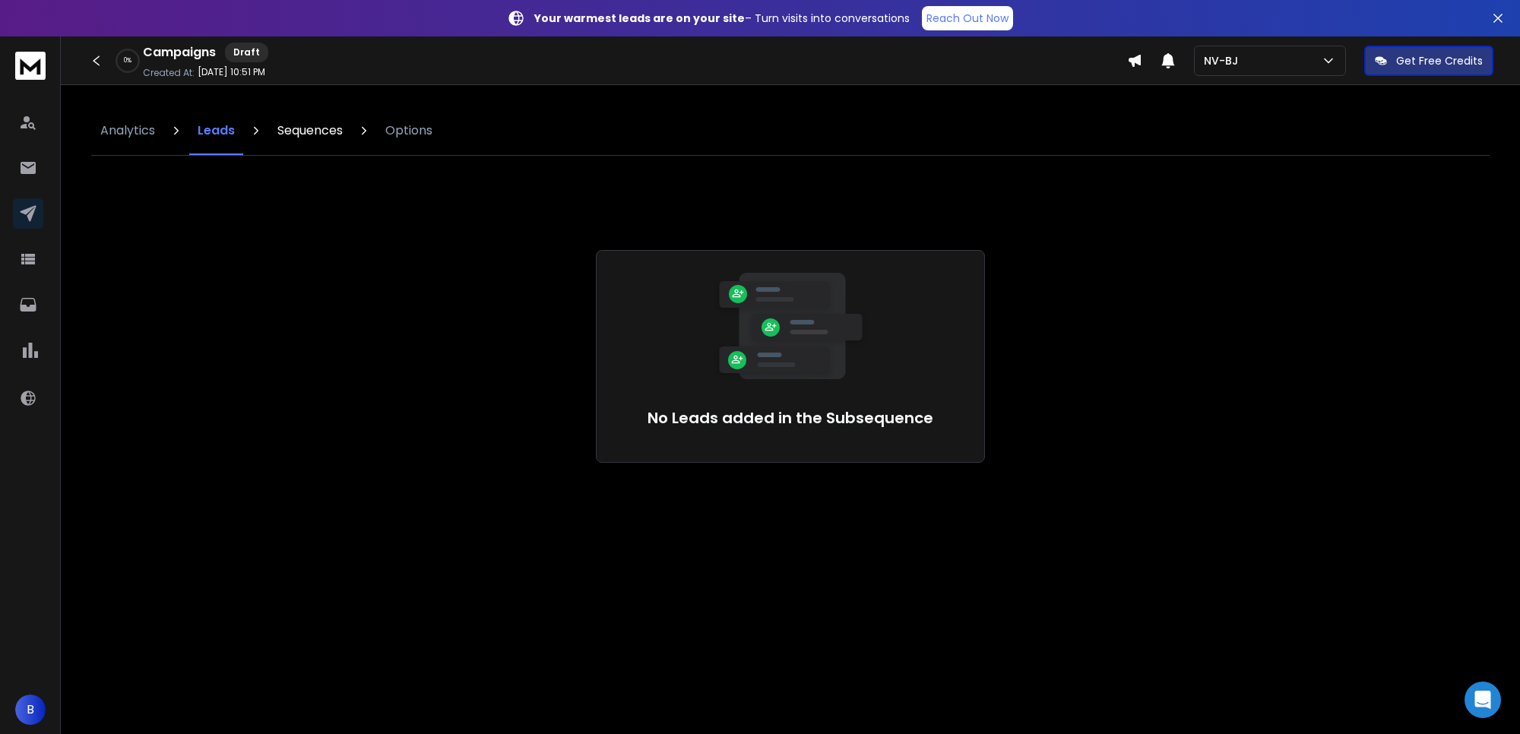
click at [323, 130] on p "Sequences" at bounding box center [309, 131] width 65 height 18
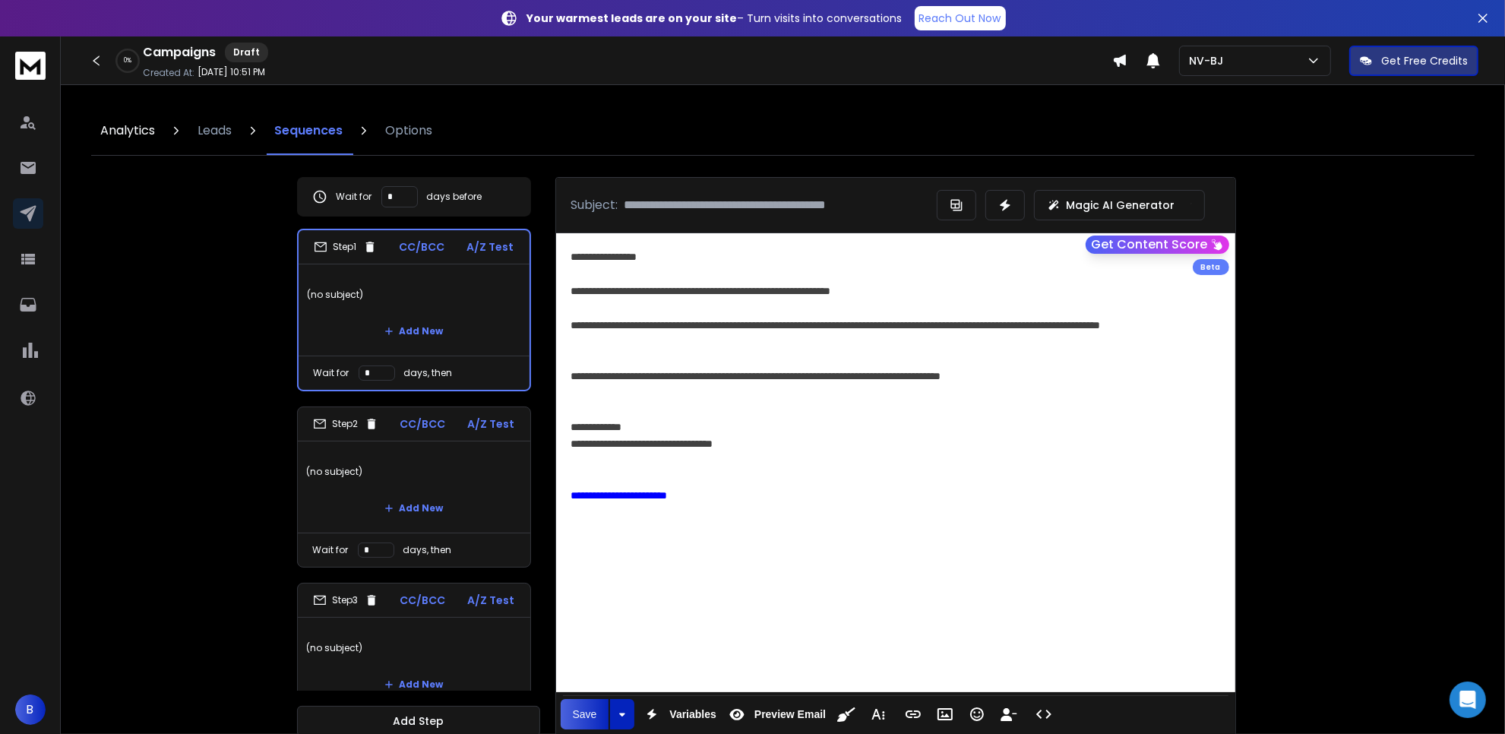
click at [124, 137] on p "Analytics" at bounding box center [127, 131] width 55 height 18
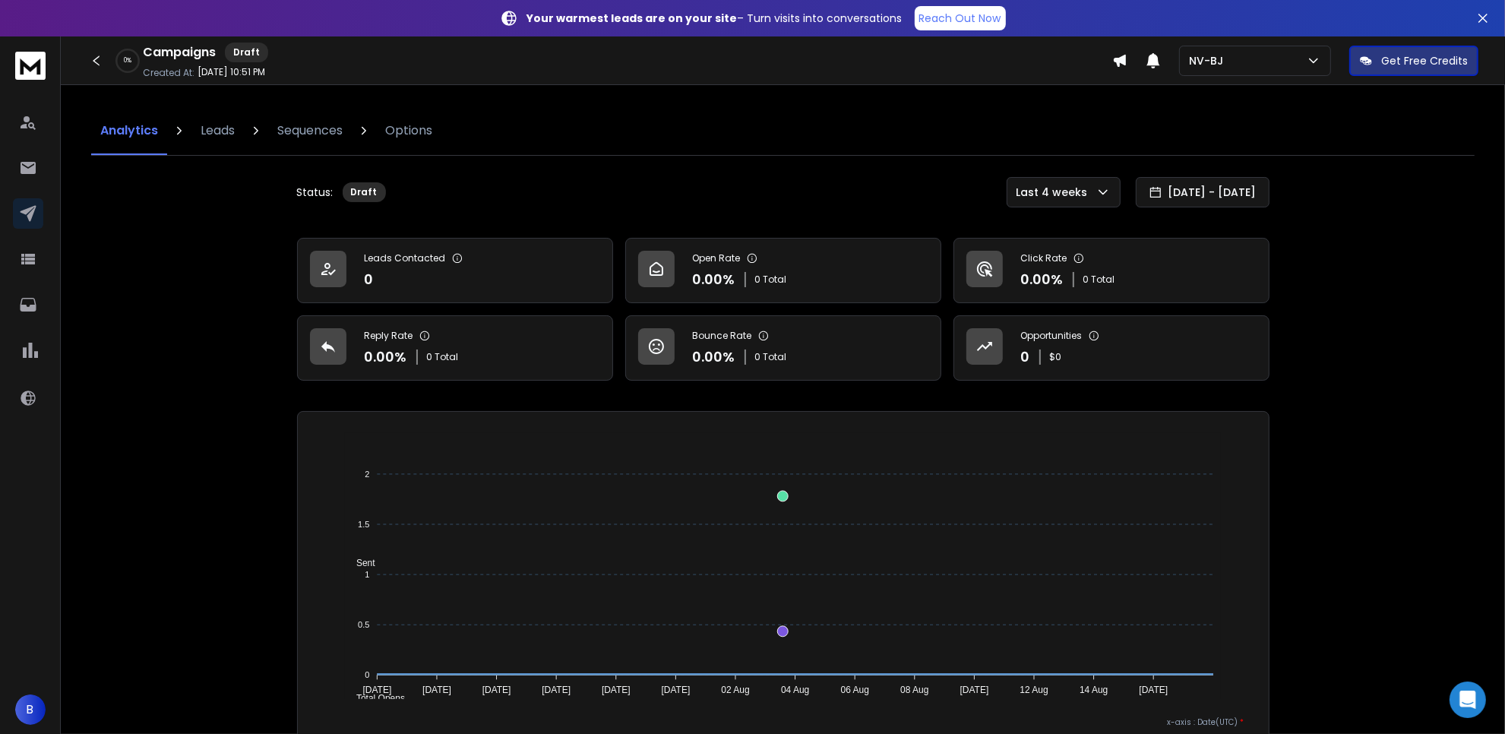
click at [247, 131] on div "Analytics Leads Sequences Options" at bounding box center [783, 130] width 1384 height 49
click at [233, 133] on p "Leads" at bounding box center [218, 131] width 34 height 18
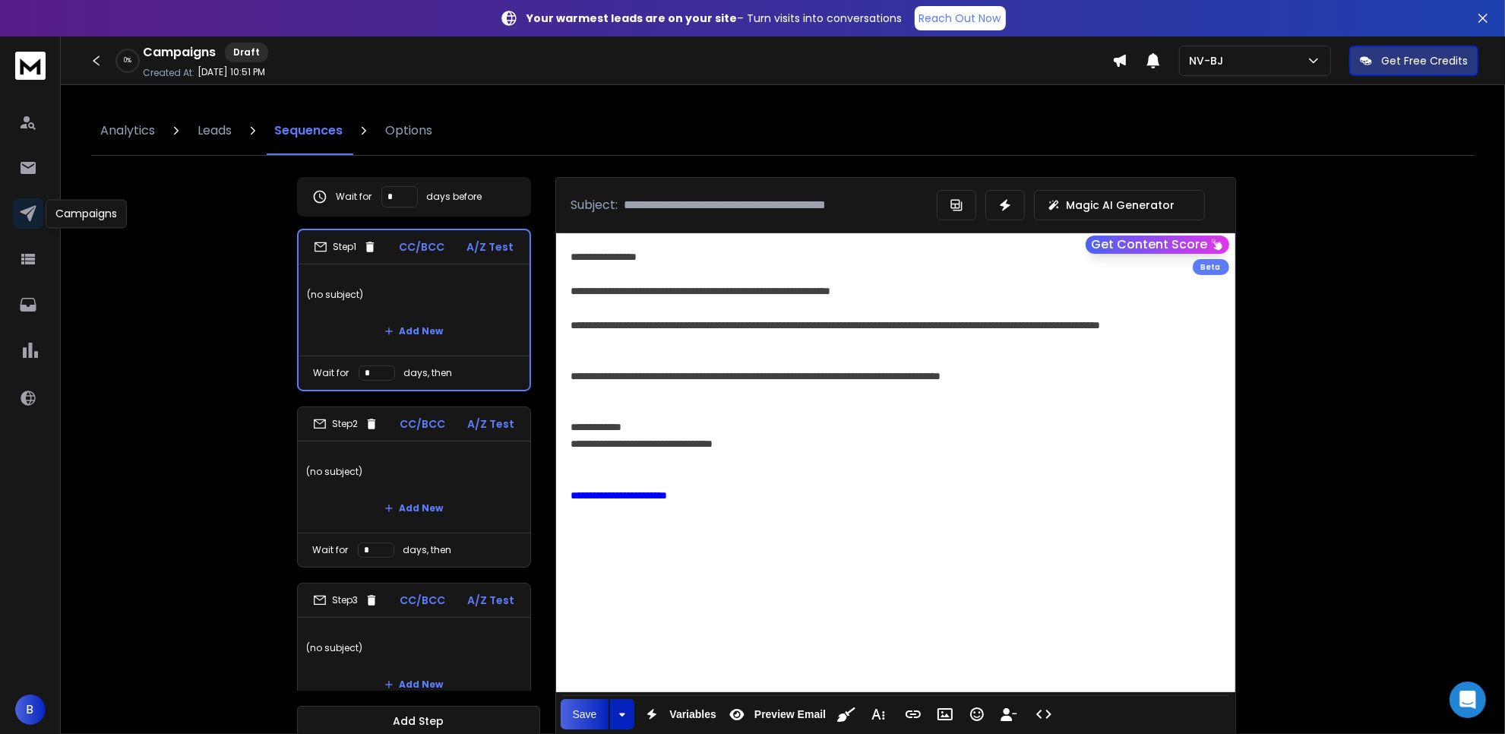
click at [27, 214] on icon at bounding box center [28, 213] width 18 height 18
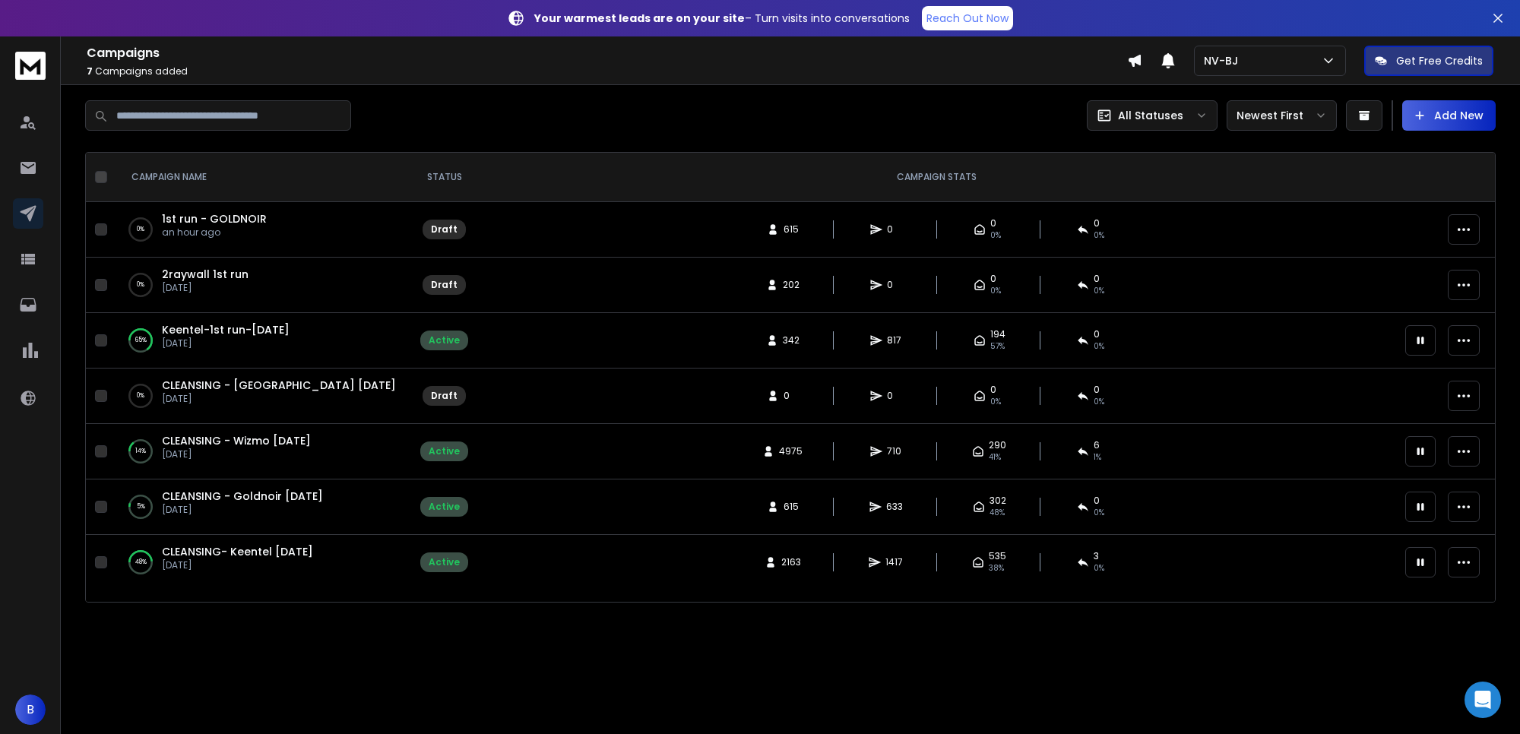
click at [229, 238] on div "1st run - GOLDNOIR an hour ago" at bounding box center [214, 229] width 105 height 36
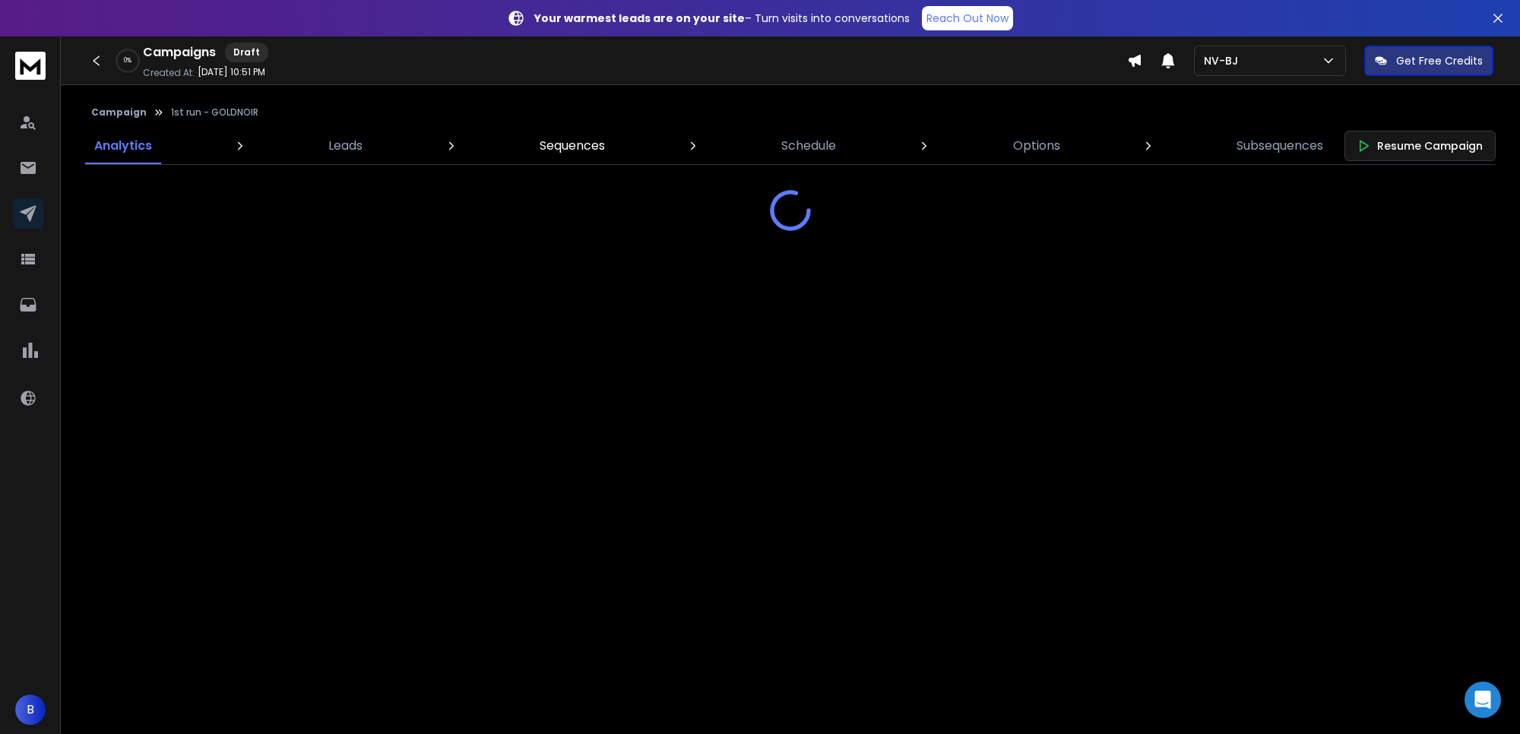
click at [581, 142] on p "Sequences" at bounding box center [572, 146] width 65 height 18
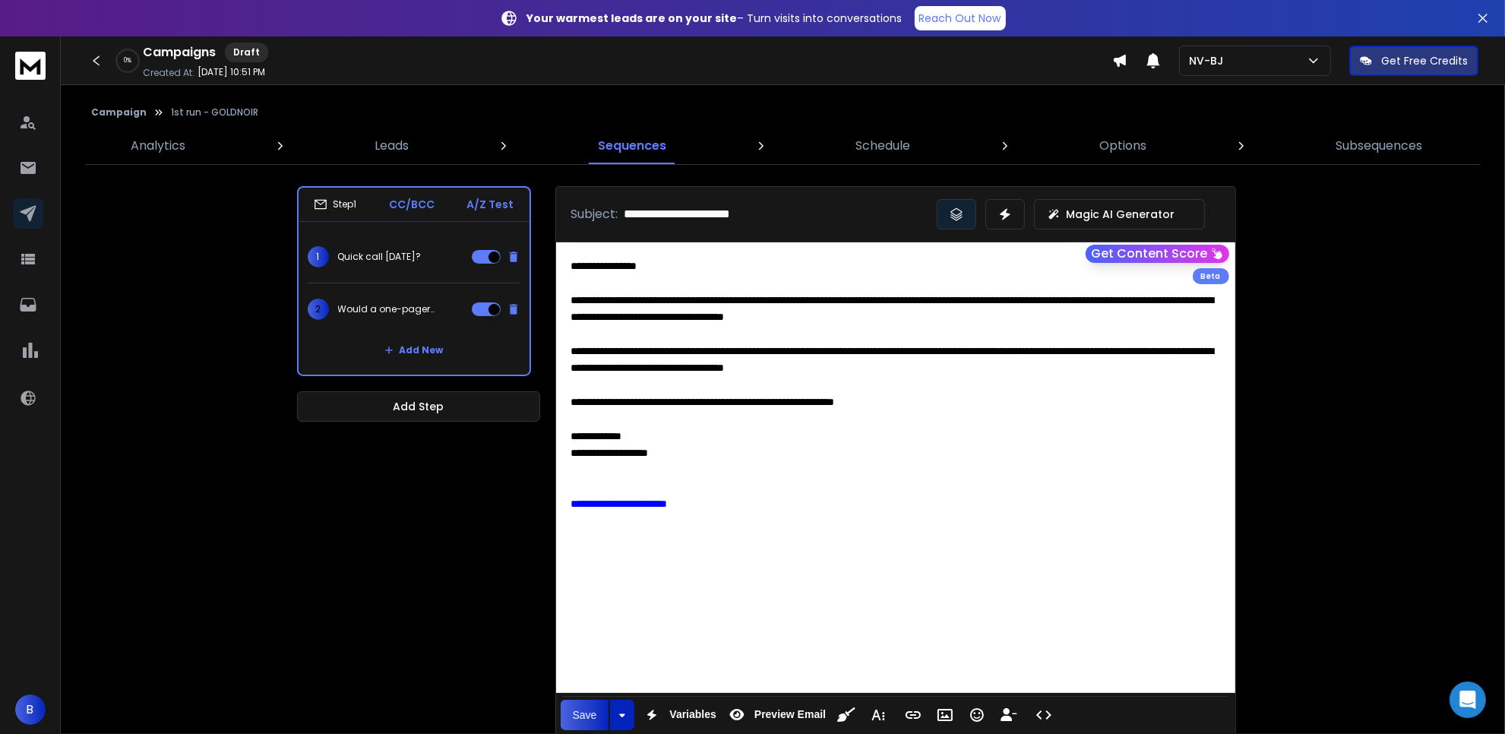
click at [954, 214] on icon at bounding box center [957, 214] width 14 height 14
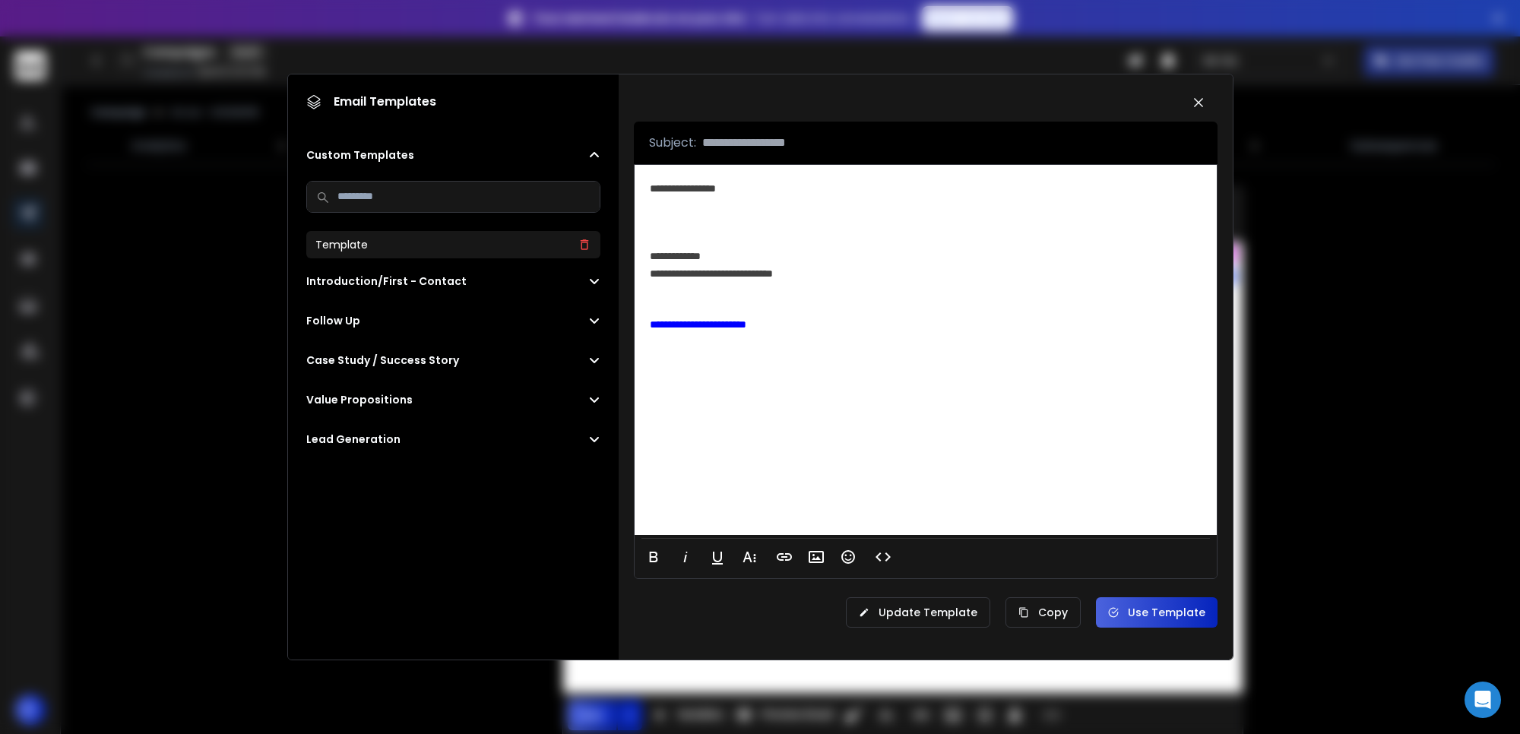
click at [1168, 612] on button "Use Template" at bounding box center [1157, 612] width 122 height 30
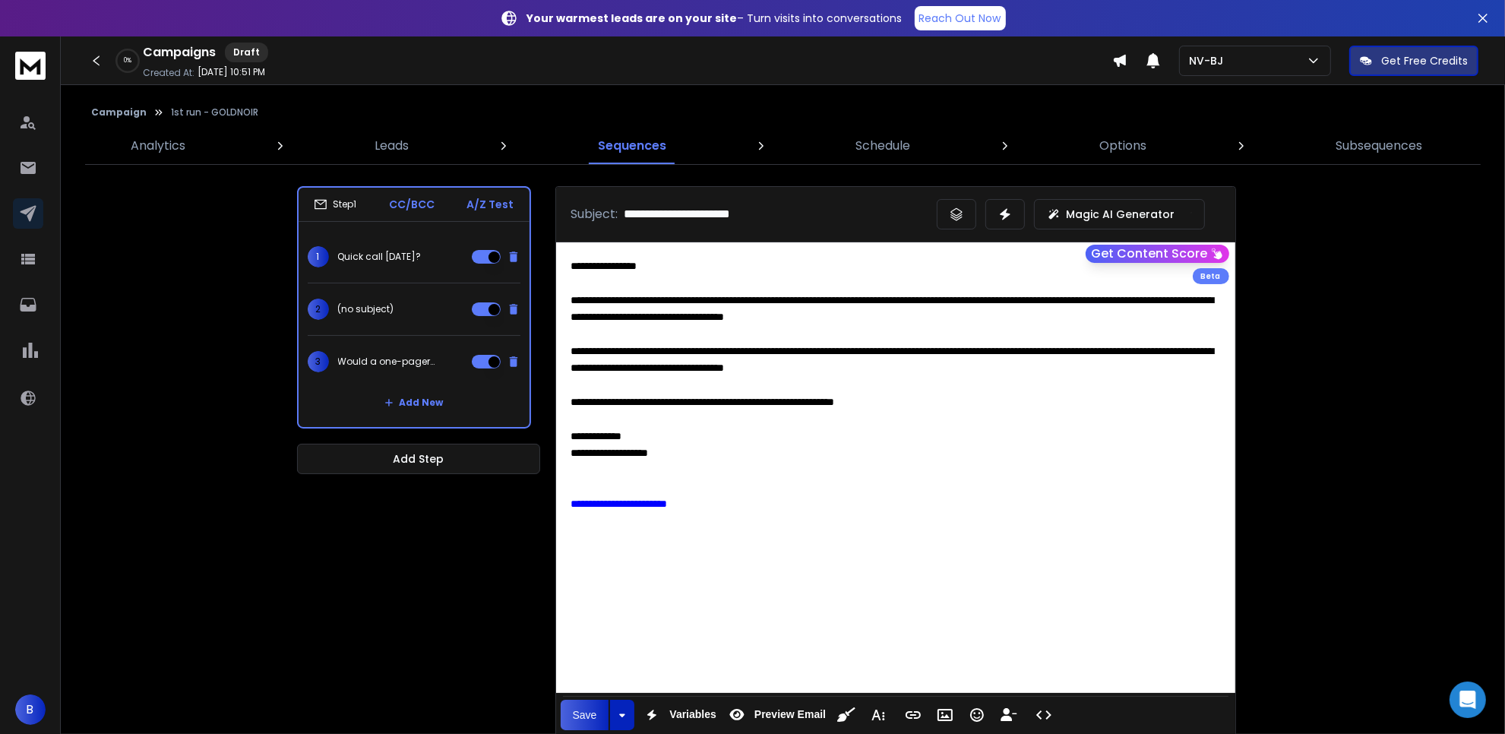
click at [511, 255] on icon at bounding box center [513, 257] width 8 height 11
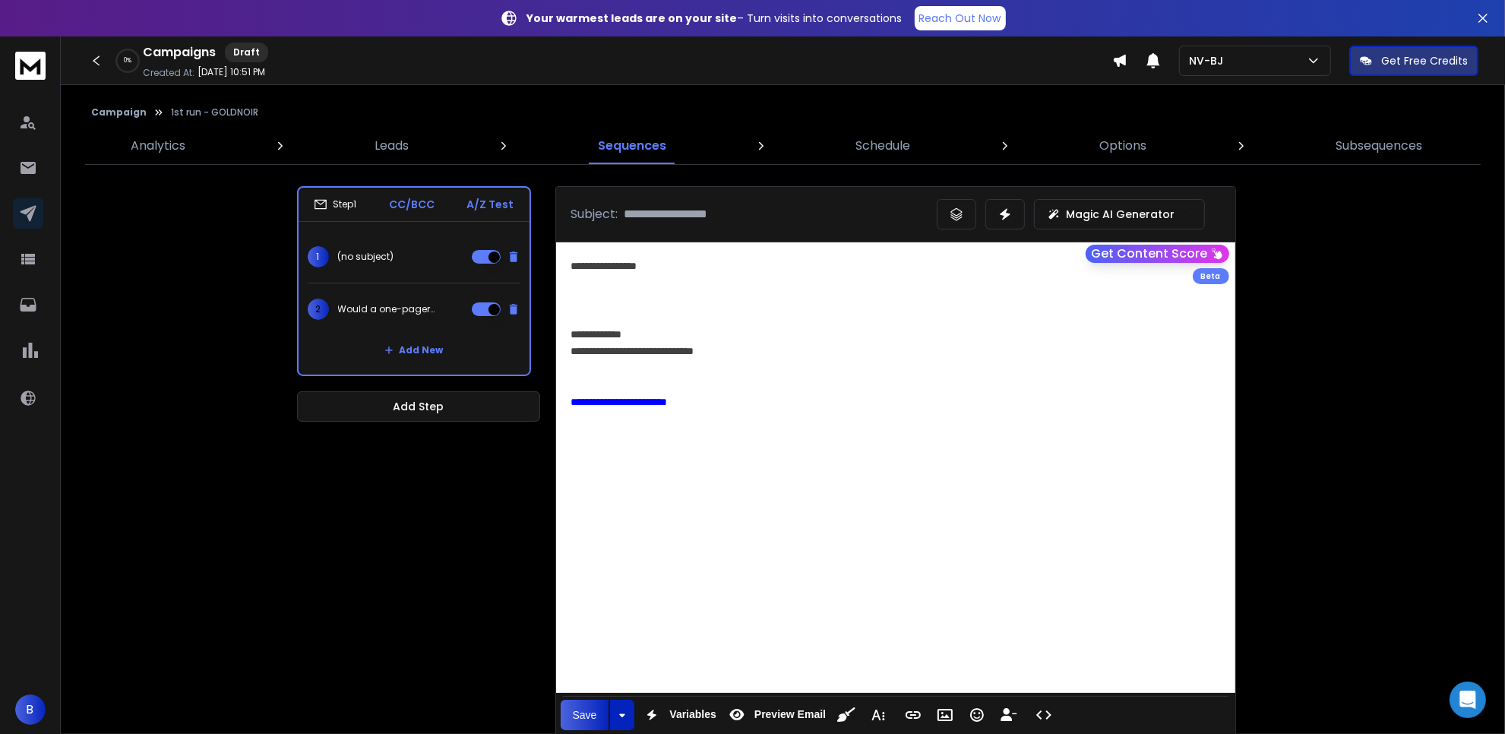
click at [688, 274] on div "**********" at bounding box center [895, 266] width 648 height 17
click at [613, 301] on div at bounding box center [895, 300] width 649 height 17
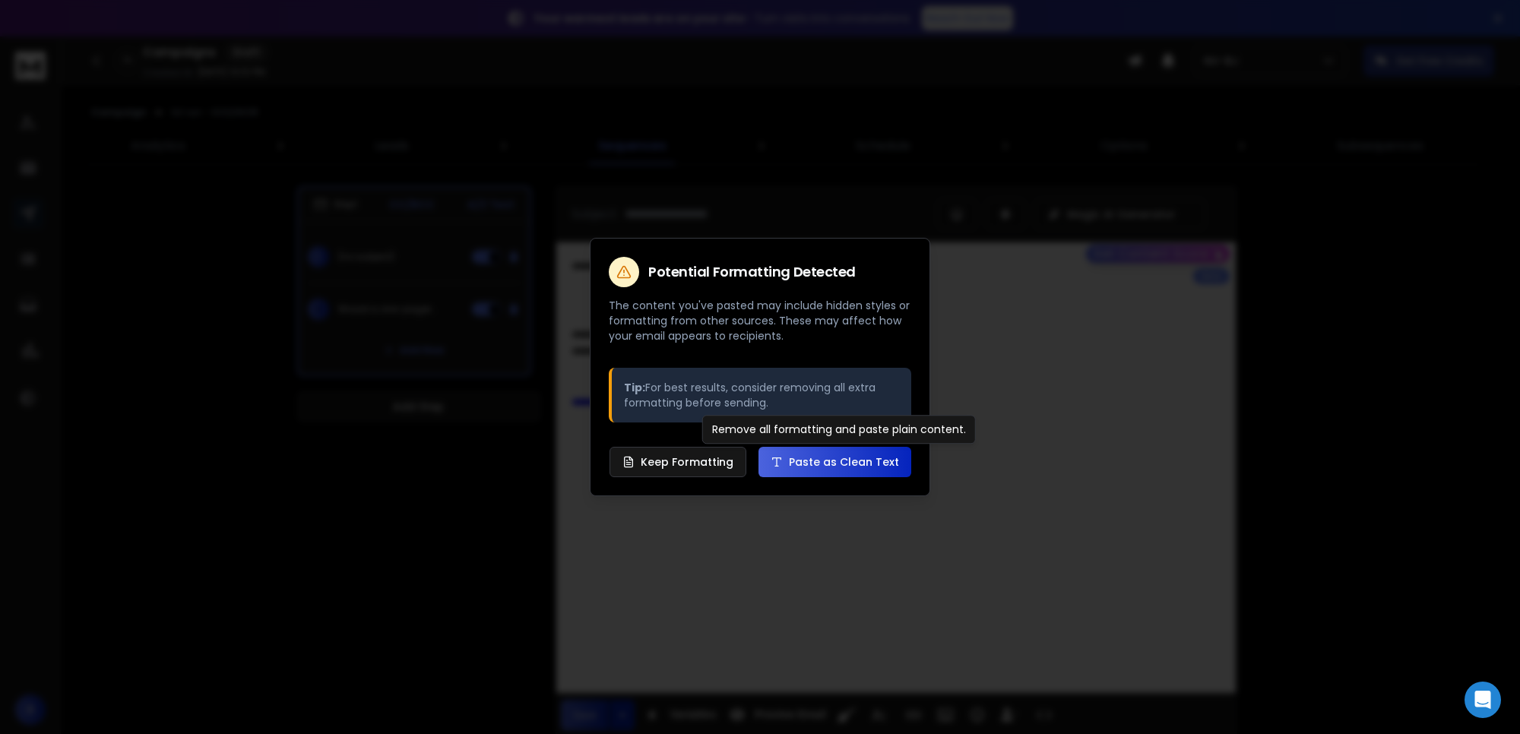
click at [808, 458] on button "Paste as Clean Text" at bounding box center [834, 462] width 153 height 30
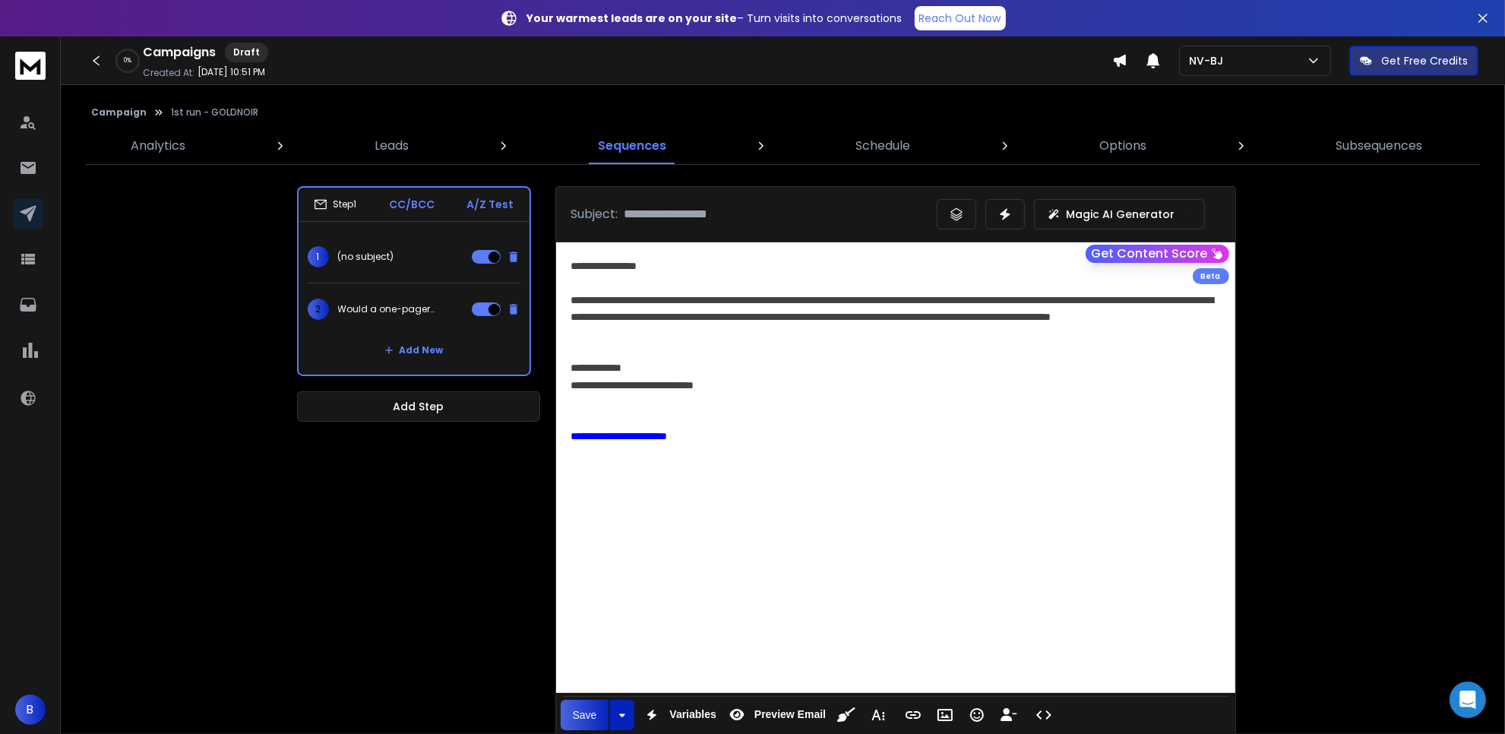
click at [665, 315] on div "**********" at bounding box center [895, 317] width 648 height 51
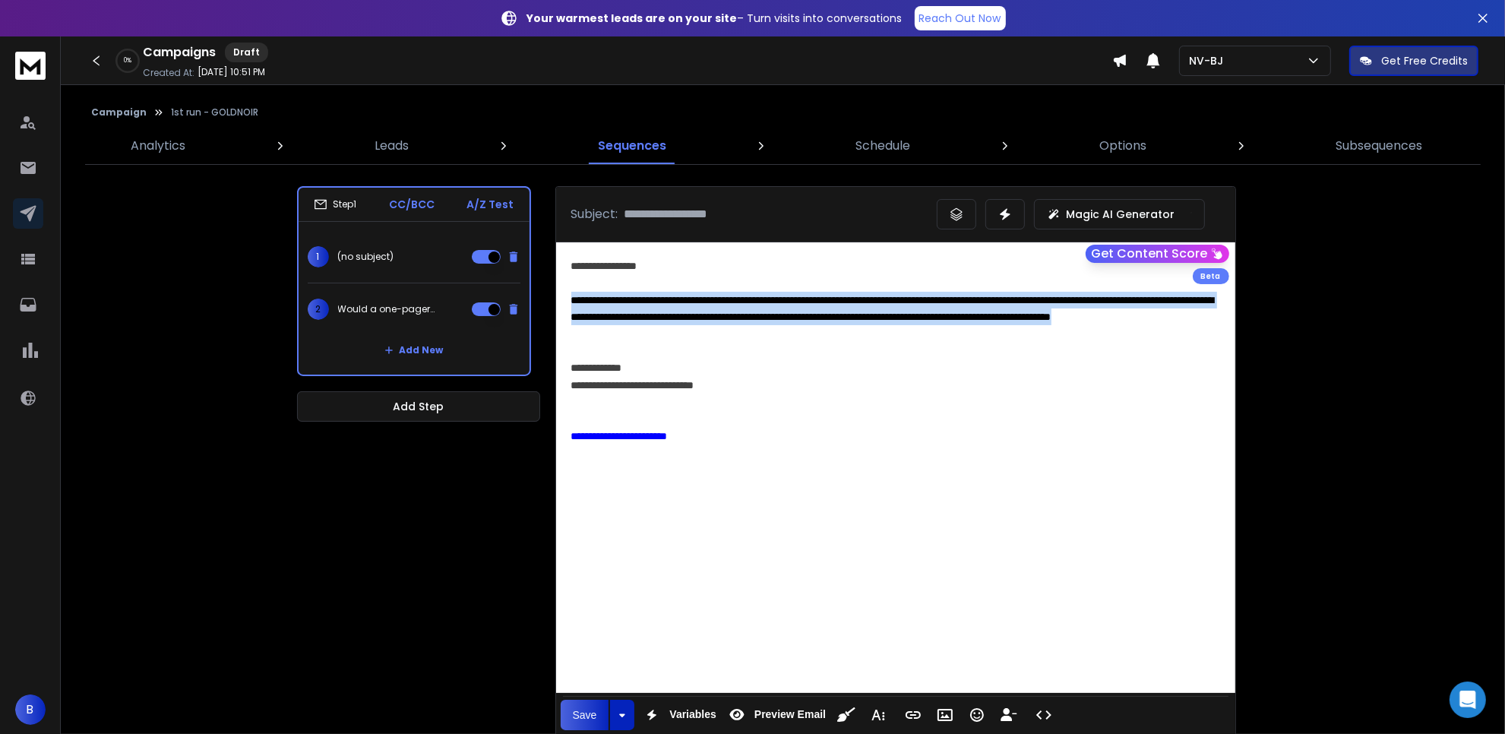
drag, startPoint x: 571, startPoint y: 298, endPoint x: 734, endPoint y: 338, distance: 168.3
click at [734, 338] on div "**********" at bounding box center [895, 317] width 648 height 51
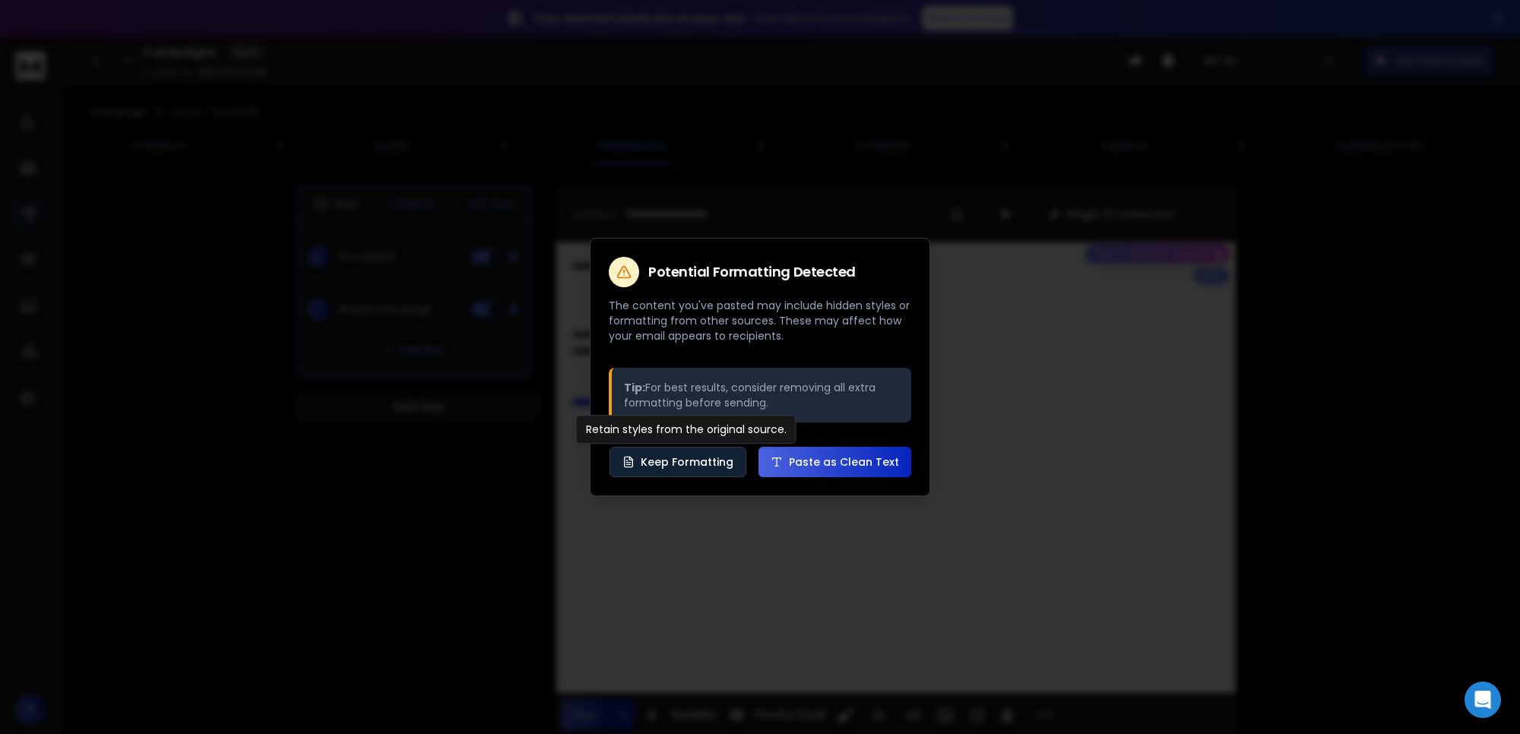
click at [708, 458] on button "Keep Formatting" at bounding box center [677, 462] width 137 height 30
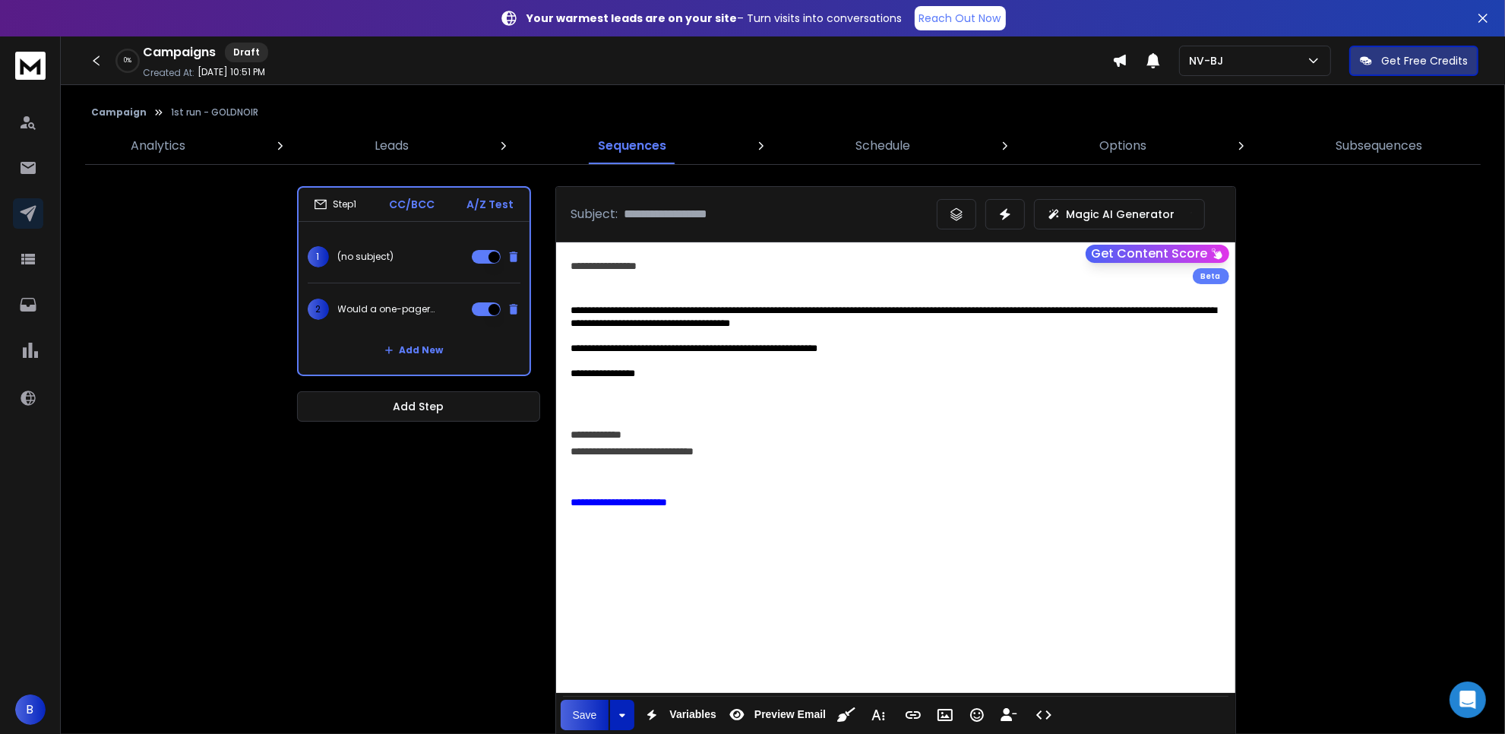
click at [623, 321] on span "**********" at bounding box center [894, 316] width 646 height 23
click at [590, 409] on div at bounding box center [895, 417] width 649 height 17
drag, startPoint x: 678, startPoint y: 415, endPoint x: 726, endPoint y: 410, distance: 48.8
click at [726, 410] on div "**********" at bounding box center [895, 417] width 648 height 17
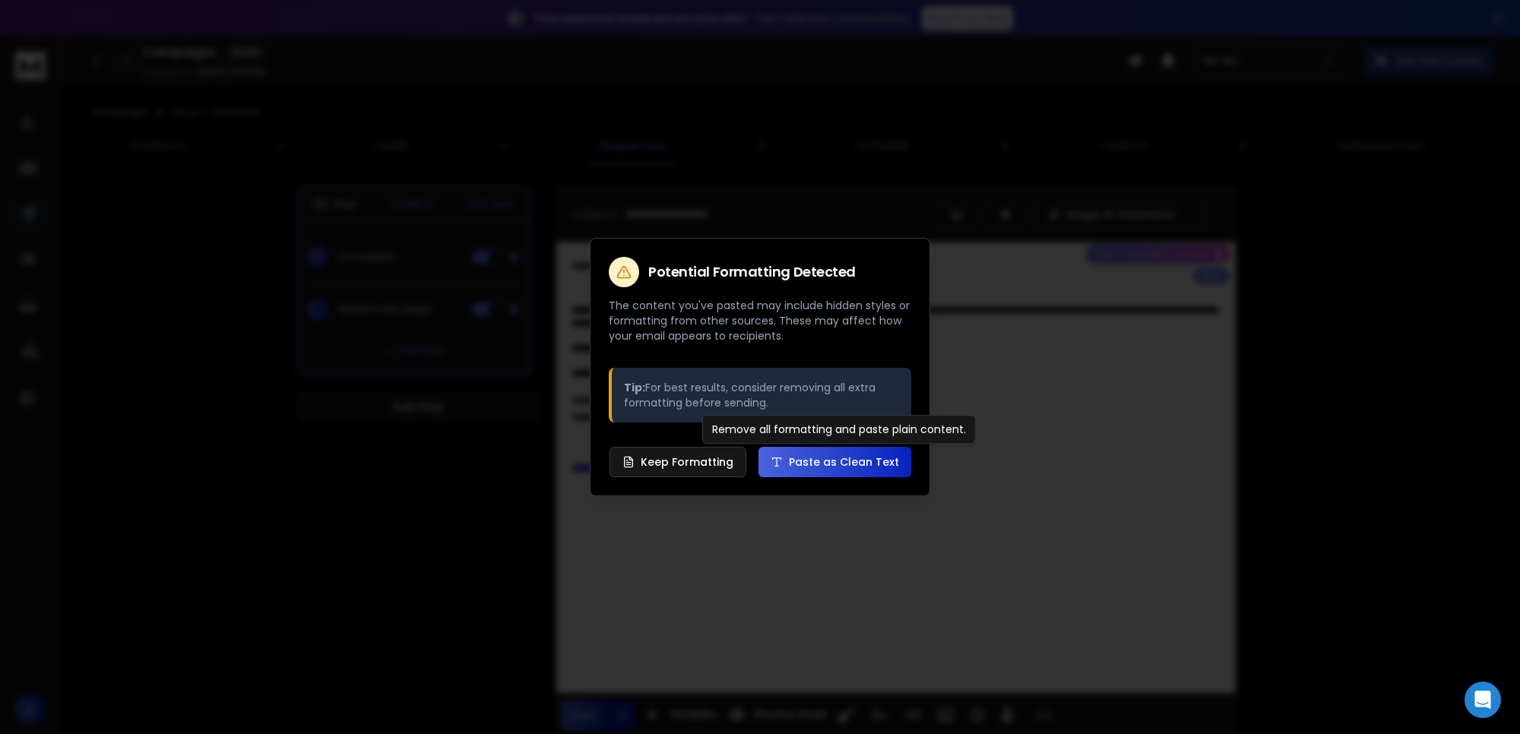
click at [795, 461] on button "Paste as Clean Text" at bounding box center [834, 462] width 153 height 30
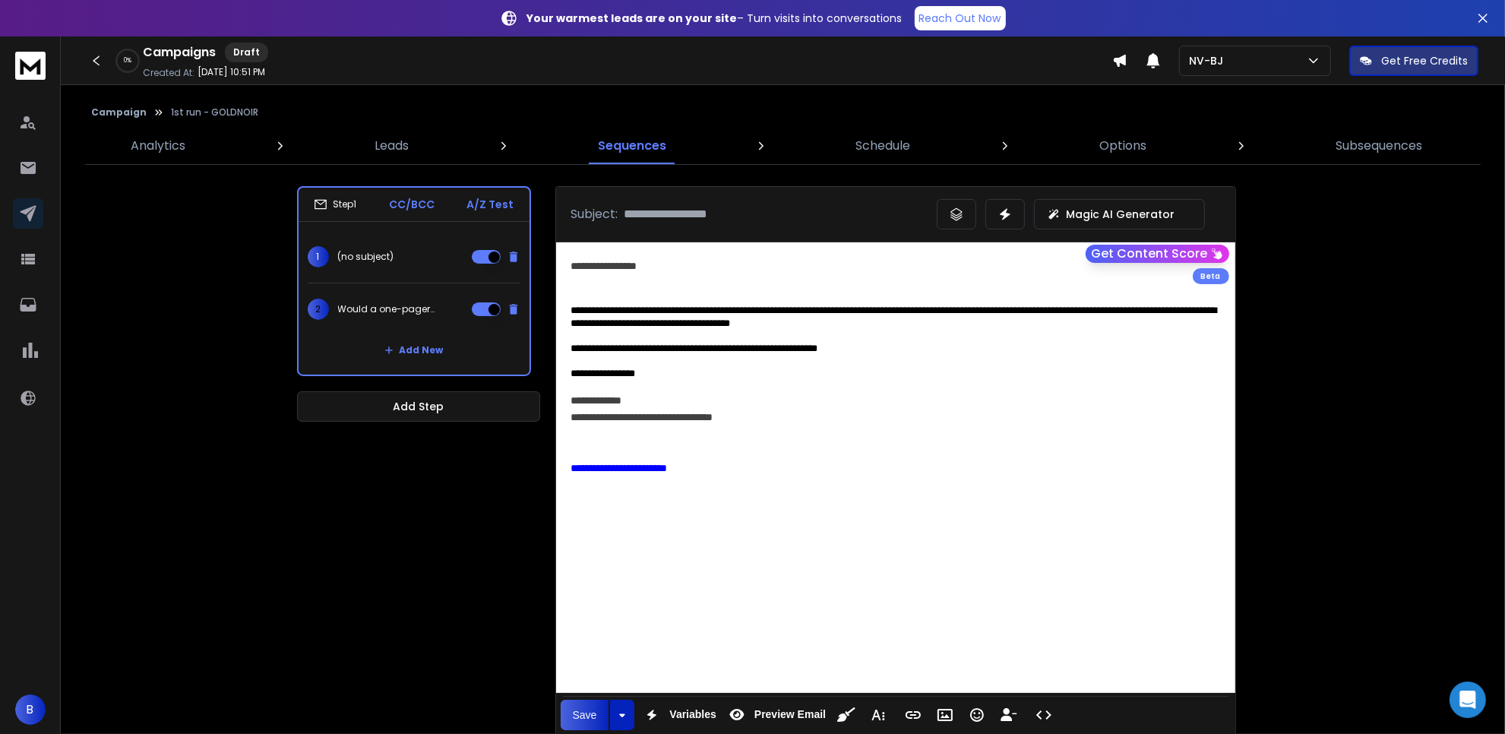
drag, startPoint x: 580, startPoint y: 290, endPoint x: 603, endPoint y: 301, distance: 25.5
click at [581, 290] on div at bounding box center [895, 282] width 649 height 17
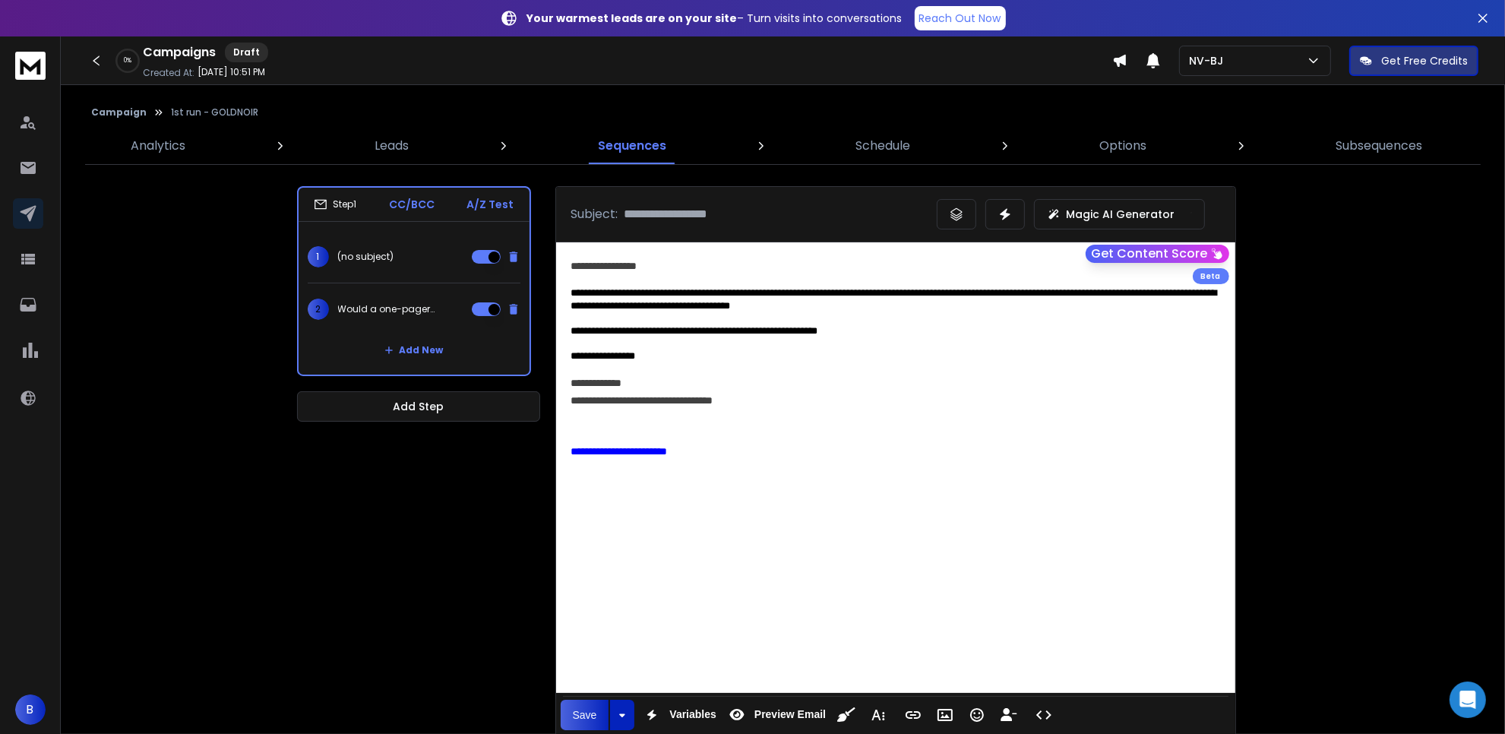
click at [366, 255] on p "(no subject)" at bounding box center [366, 257] width 56 height 12
click at [367, 255] on p "(no subject)" at bounding box center [366, 257] width 56 height 12
click at [676, 215] on input at bounding box center [773, 214] width 297 height 18
type input "*"
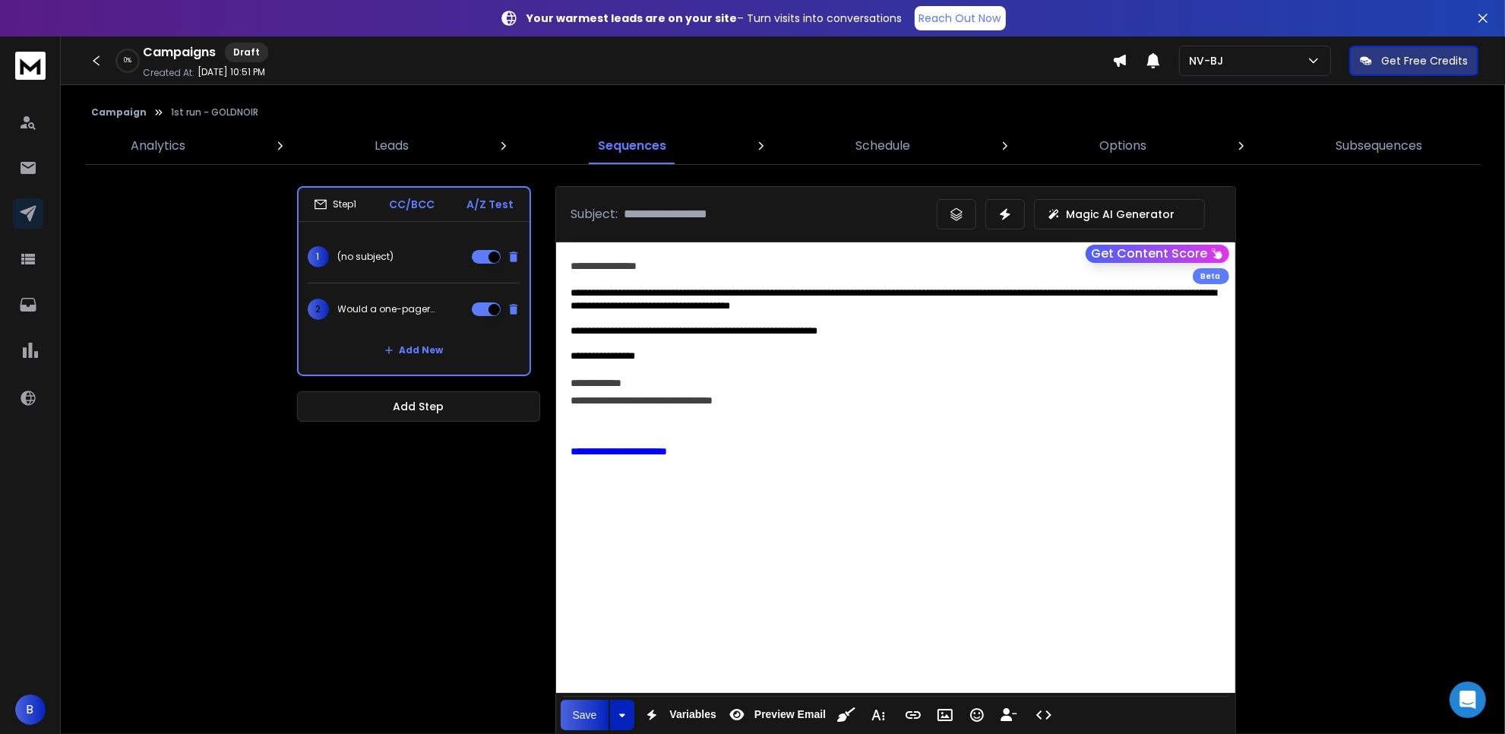
click at [666, 224] on div "Subject: Magic AI Generator Get Content Score Beta" at bounding box center [895, 214] width 679 height 55
click at [674, 215] on input at bounding box center [773, 214] width 297 height 18
paste input "**********"
drag, startPoint x: 660, startPoint y: 328, endPoint x: 572, endPoint y: 328, distance: 87.4
click at [572, 328] on span "**********" at bounding box center [694, 331] width 247 height 10
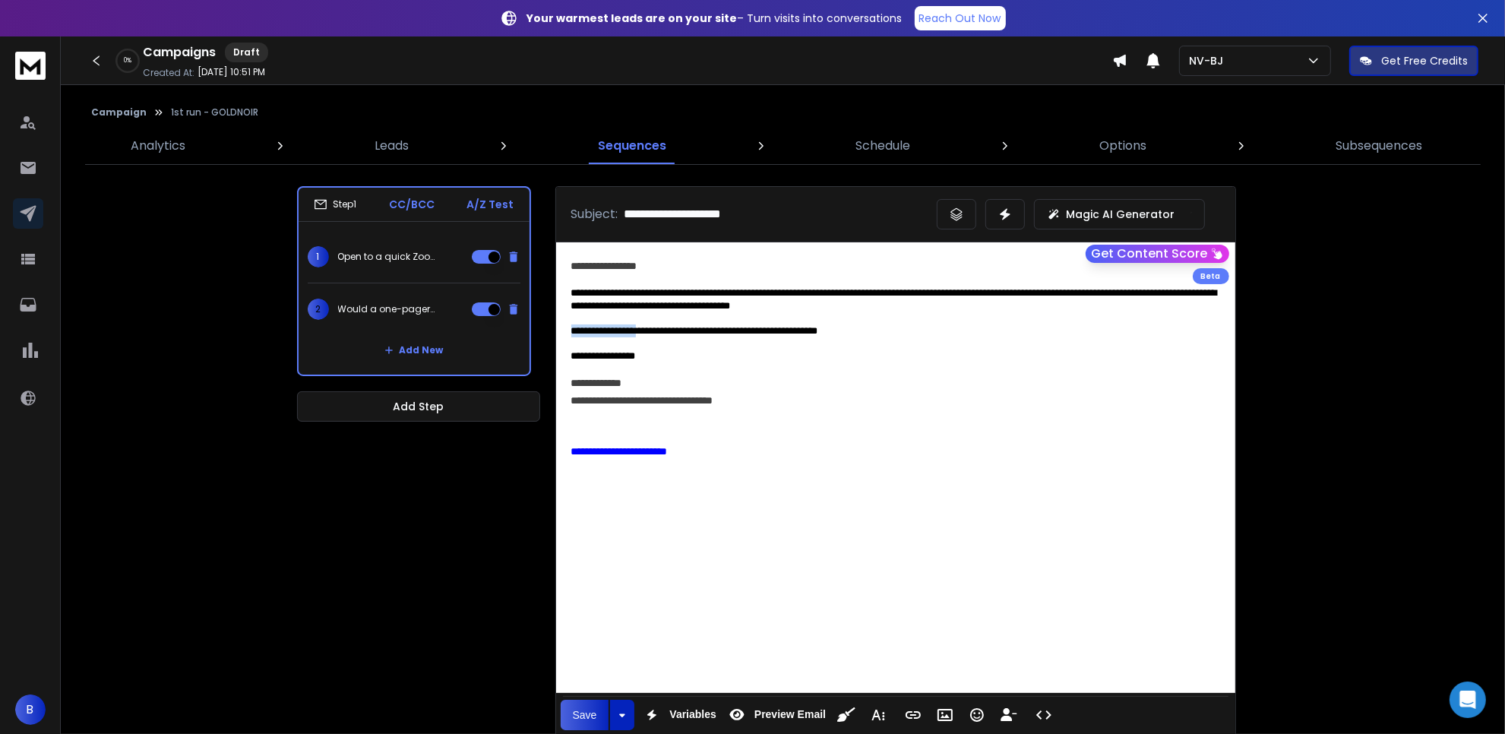
click at [658, 332] on span "**********" at bounding box center [694, 331] width 247 height 10
drag, startPoint x: 658, startPoint y: 329, endPoint x: 600, endPoint y: 324, distance: 57.9
click at [600, 326] on span "**********" at bounding box center [694, 331] width 247 height 10
click at [909, 328] on p "**********" at bounding box center [895, 330] width 649 height 13
click at [671, 331] on span "**********" at bounding box center [704, 331] width 266 height 10
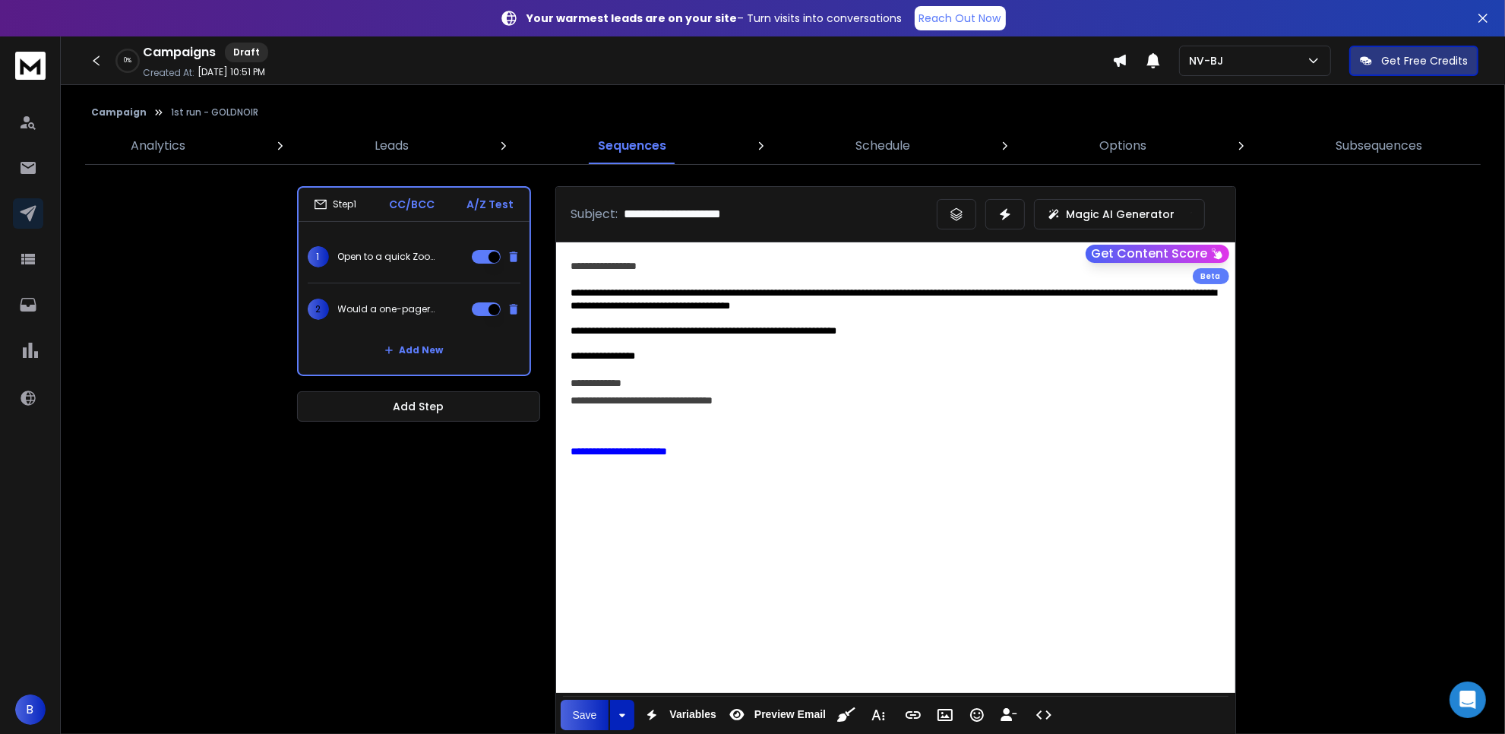
drag, startPoint x: 771, startPoint y: 336, endPoint x: 851, endPoint y: 333, distance: 79.8
click at [774, 336] on span "**********" at bounding box center [704, 331] width 266 height 10
click at [902, 333] on p "**********" at bounding box center [895, 330] width 649 height 13
click at [635, 378] on div "**********" at bounding box center [895, 383] width 648 height 17
drag, startPoint x: 752, startPoint y: 397, endPoint x: 677, endPoint y: 397, distance: 75.2
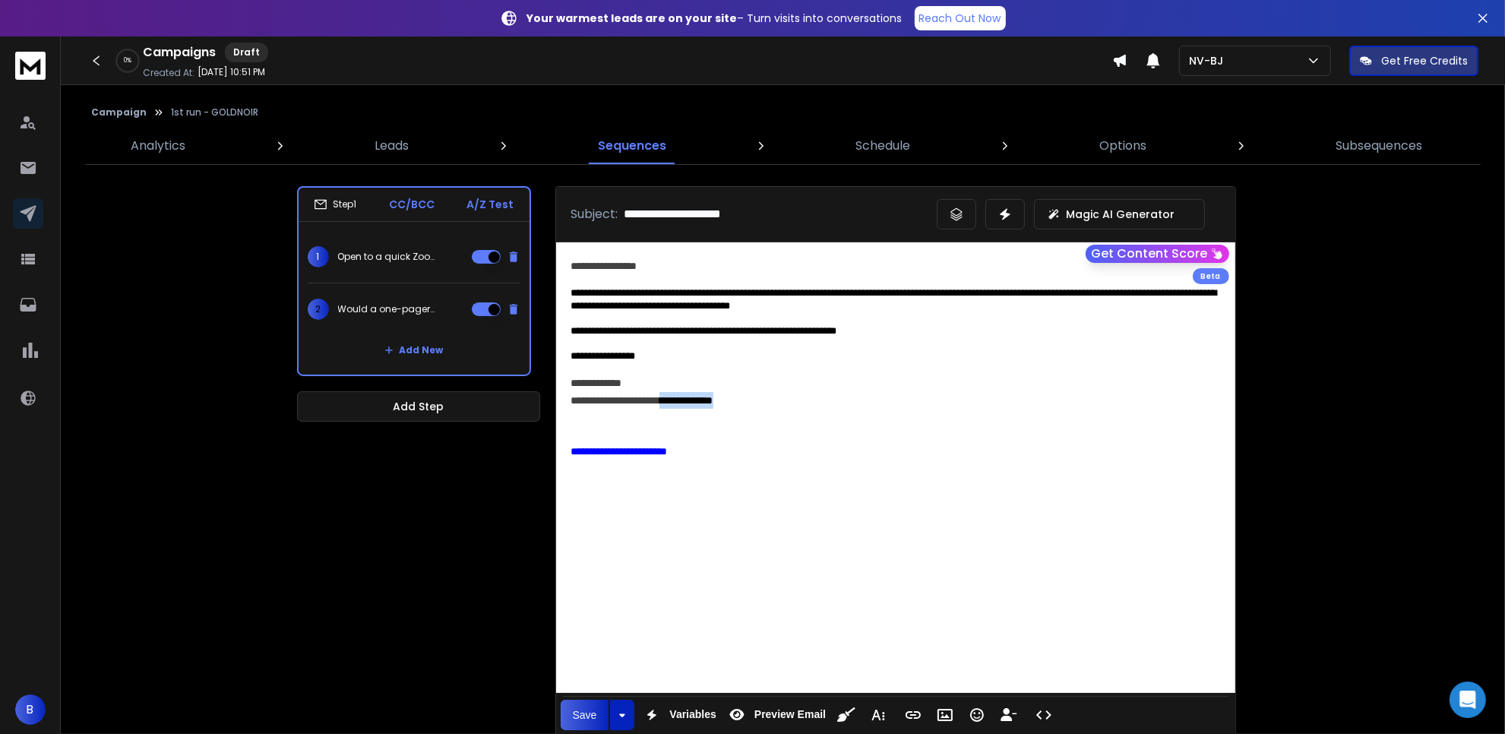
click at [677, 397] on div "**********" at bounding box center [895, 400] width 648 height 17
click at [765, 403] on div "**********" at bounding box center [895, 400] width 648 height 17
drag, startPoint x: 742, startPoint y: 399, endPoint x: 676, endPoint y: 396, distance: 66.2
click at [676, 396] on div "**********" at bounding box center [895, 400] width 648 height 17
copy div "**********"
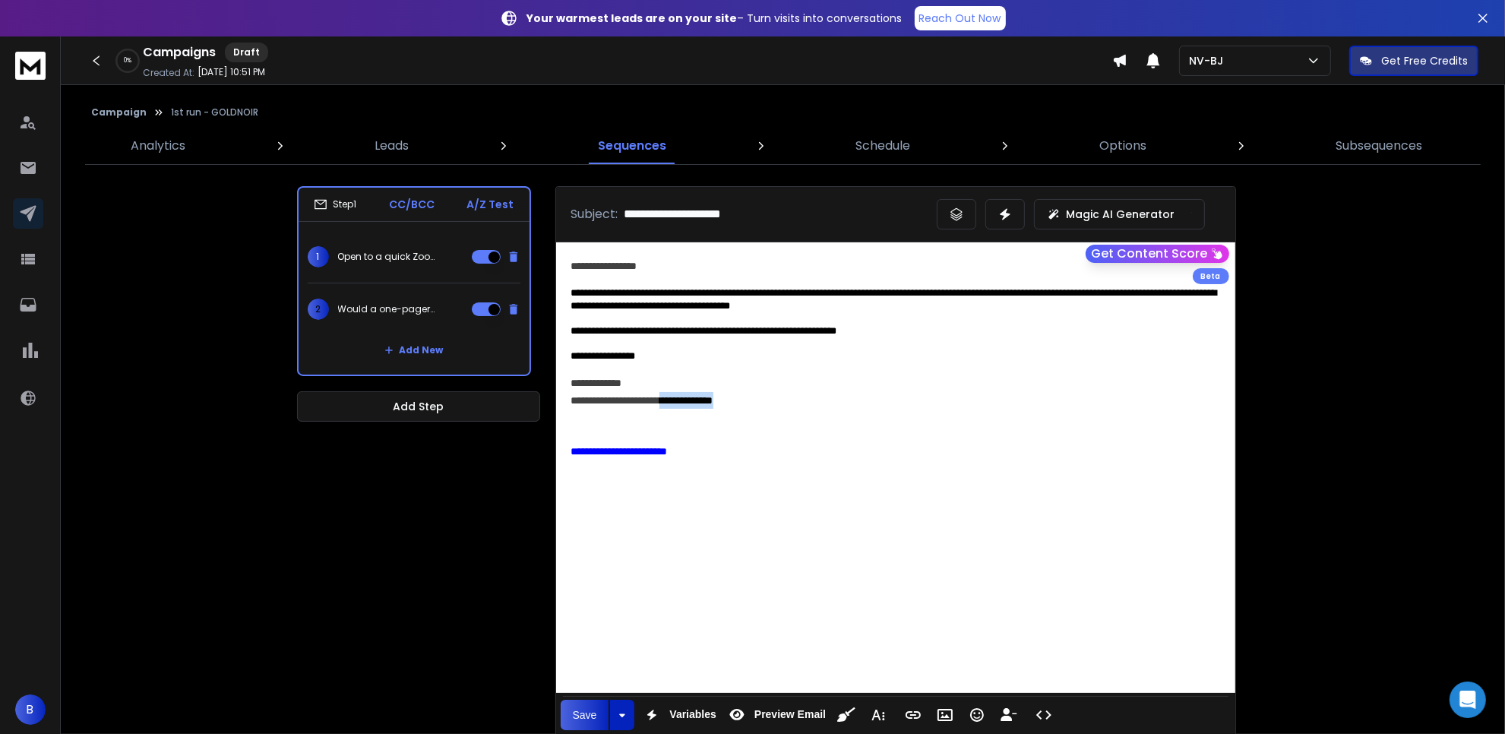
click at [397, 304] on p "Would a one-pager be helpful?" at bounding box center [386, 309] width 97 height 12
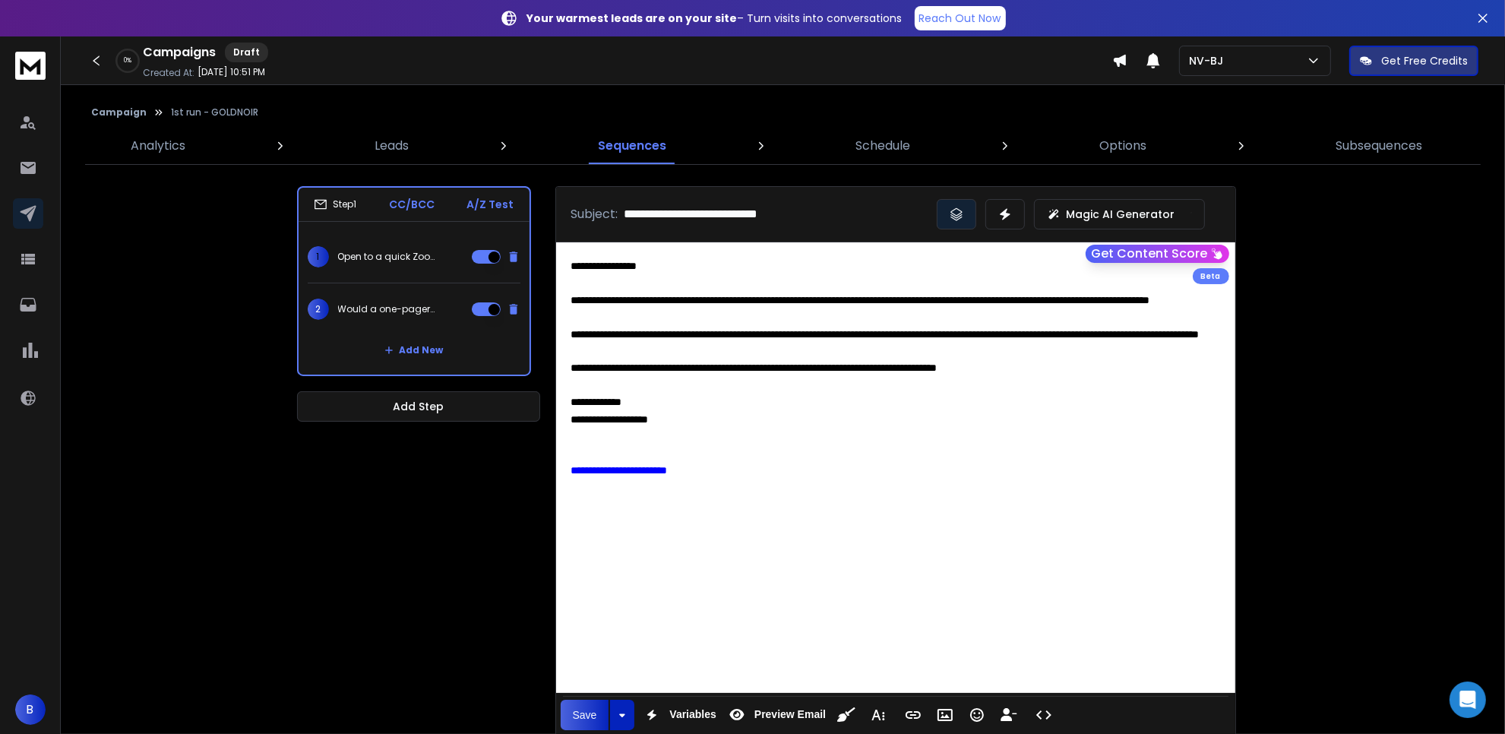
click at [955, 220] on icon at bounding box center [956, 219] width 11 height 5
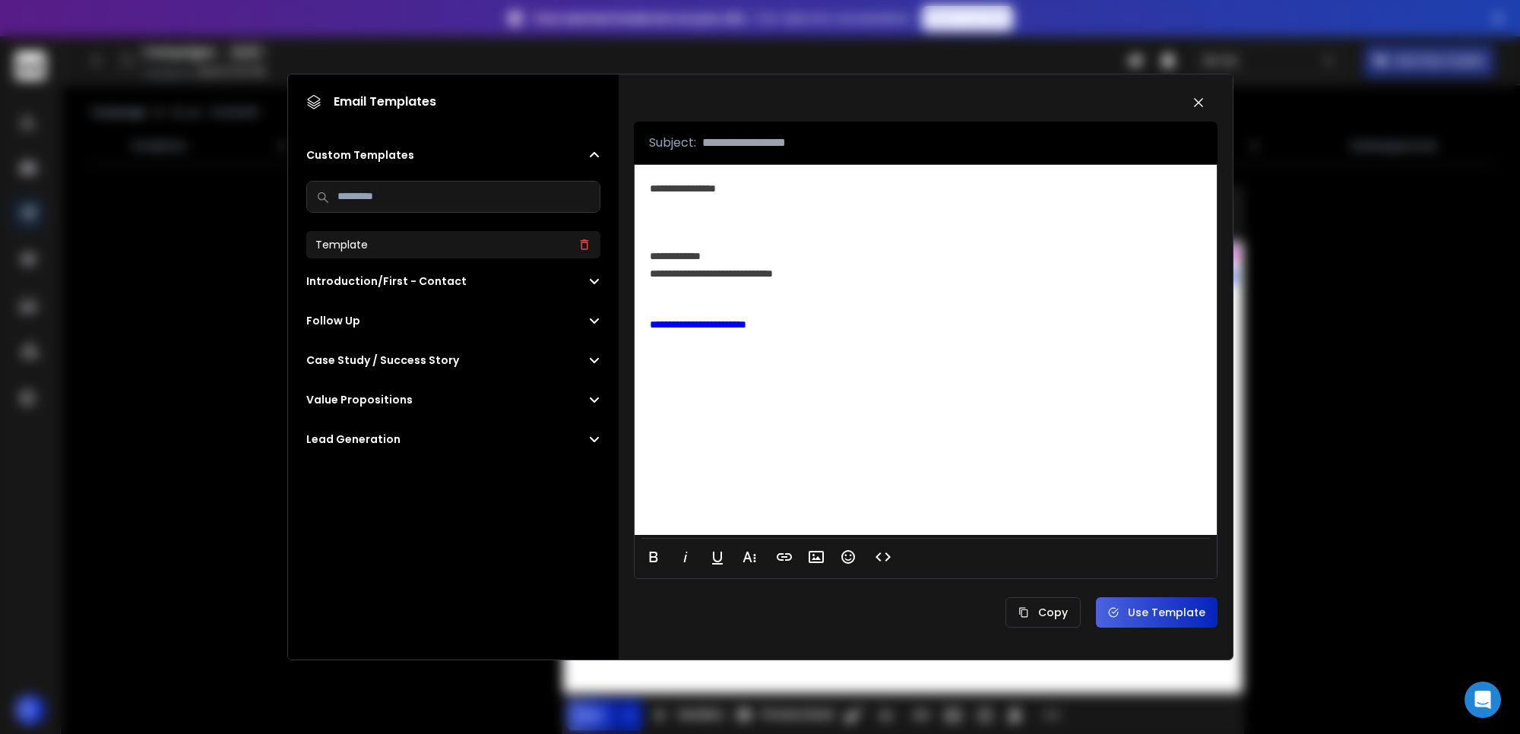
click at [1149, 610] on button "Use Template" at bounding box center [1157, 612] width 122 height 30
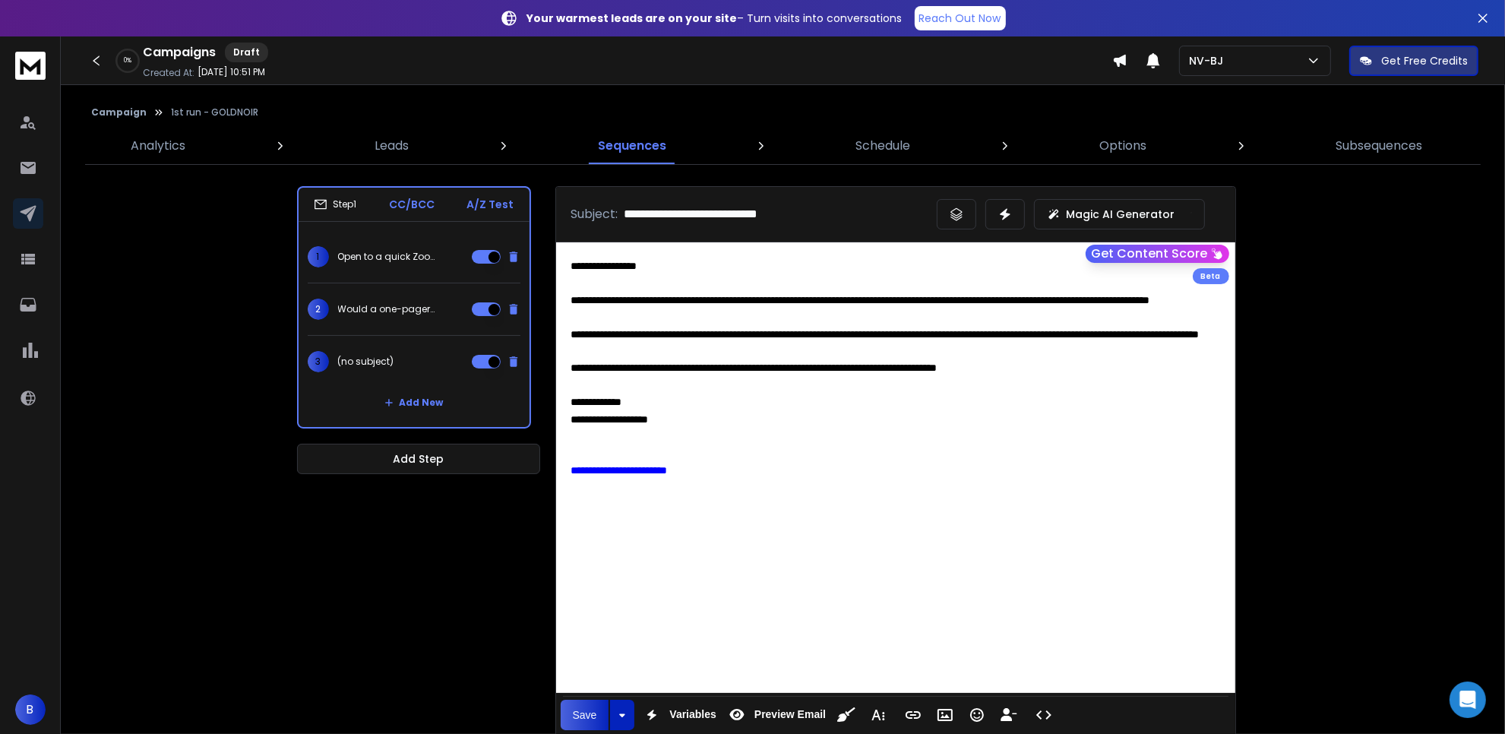
drag, startPoint x: 492, startPoint y: 309, endPoint x: 500, endPoint y: 310, distance: 8.5
click at [500, 310] on button "button" at bounding box center [486, 309] width 29 height 14
click at [514, 308] on icon at bounding box center [513, 309] width 8 height 11
type input "**********"
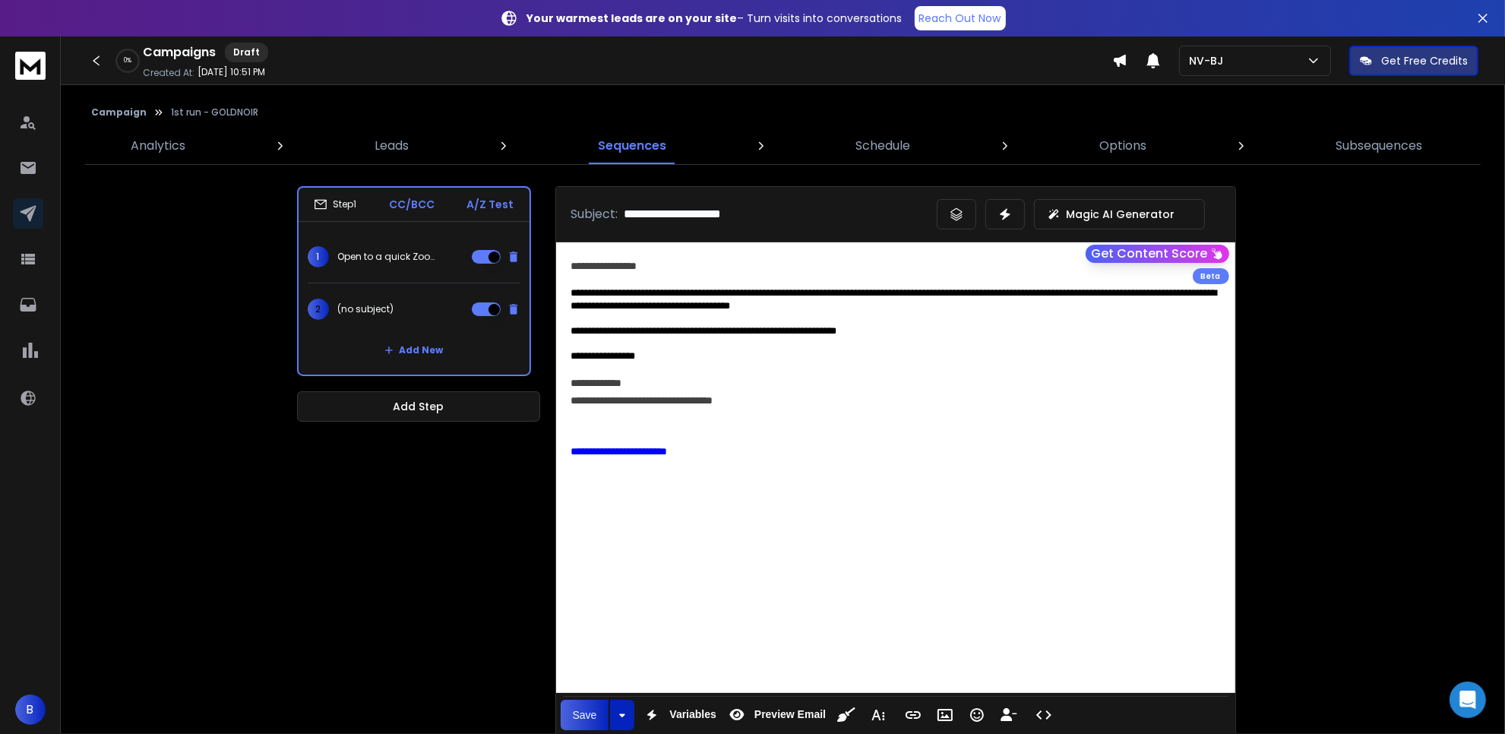
click at [382, 248] on div "1 Open to a quick Zoom?" at bounding box center [372, 256] width 128 height 21
click at [377, 302] on div "2 (no subject)" at bounding box center [351, 309] width 87 height 21
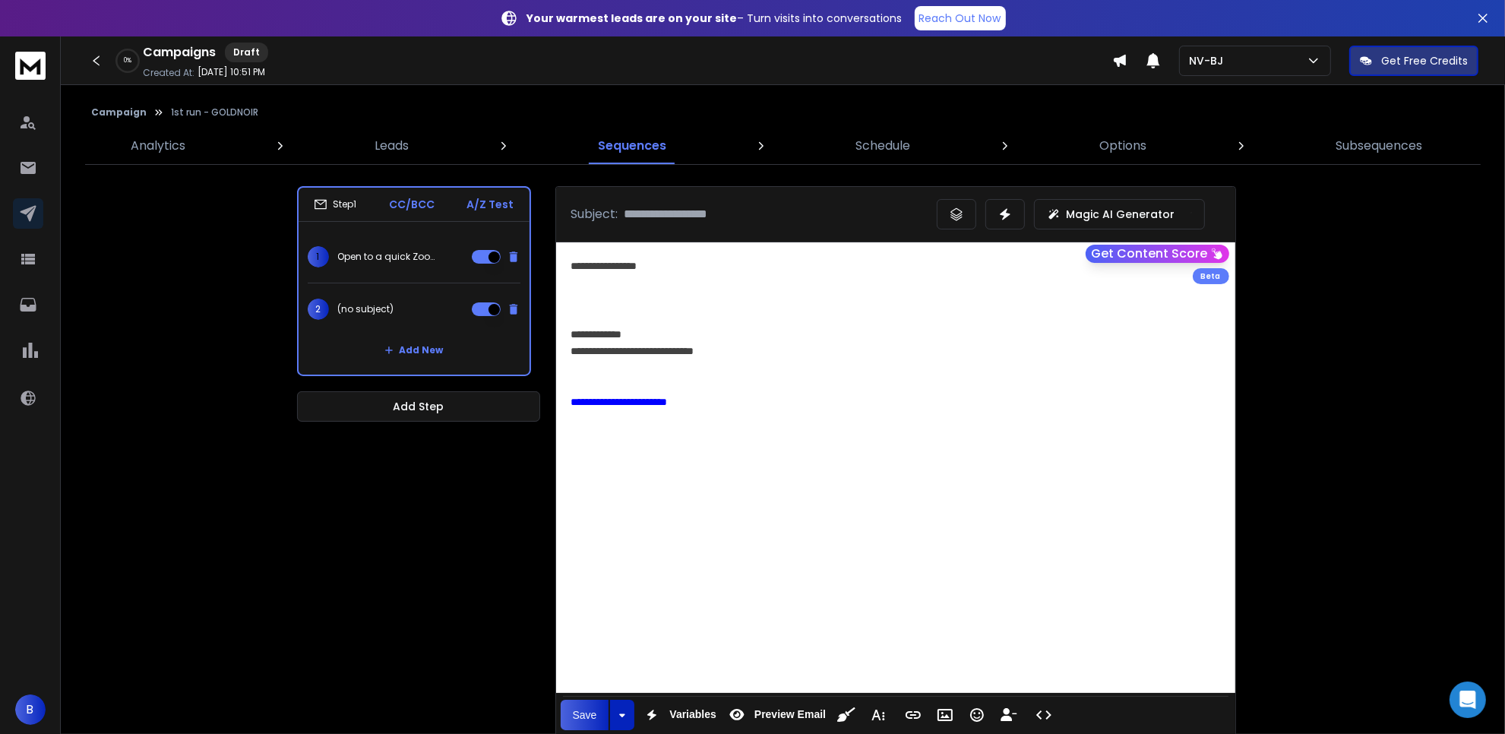
click at [616, 300] on div at bounding box center [895, 300] width 649 height 17
click at [610, 290] on div at bounding box center [895, 282] width 649 height 17
click at [601, 302] on div at bounding box center [895, 300] width 649 height 17
click at [584, 290] on div at bounding box center [895, 282] width 649 height 17
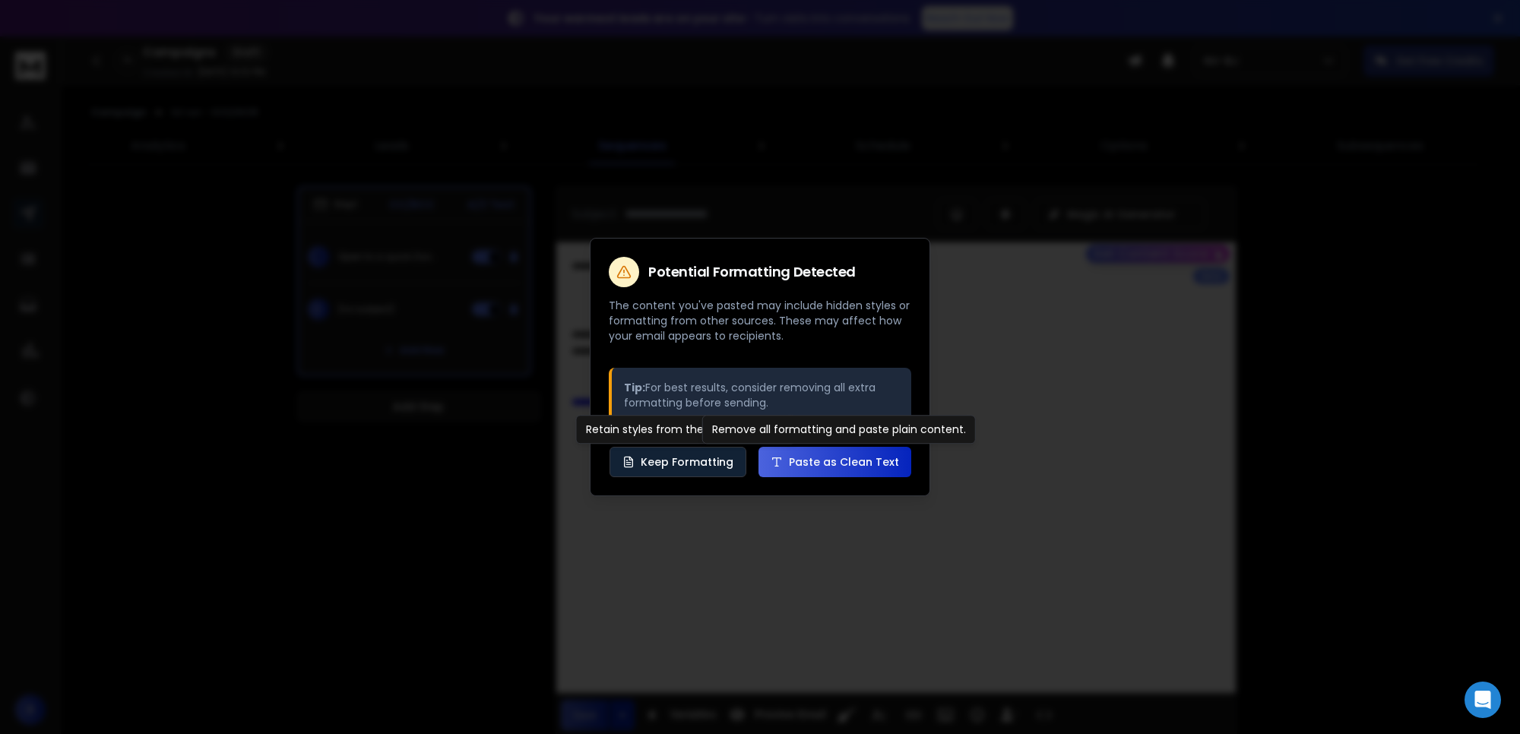
click at [699, 466] on button "Keep Formatting" at bounding box center [677, 462] width 137 height 30
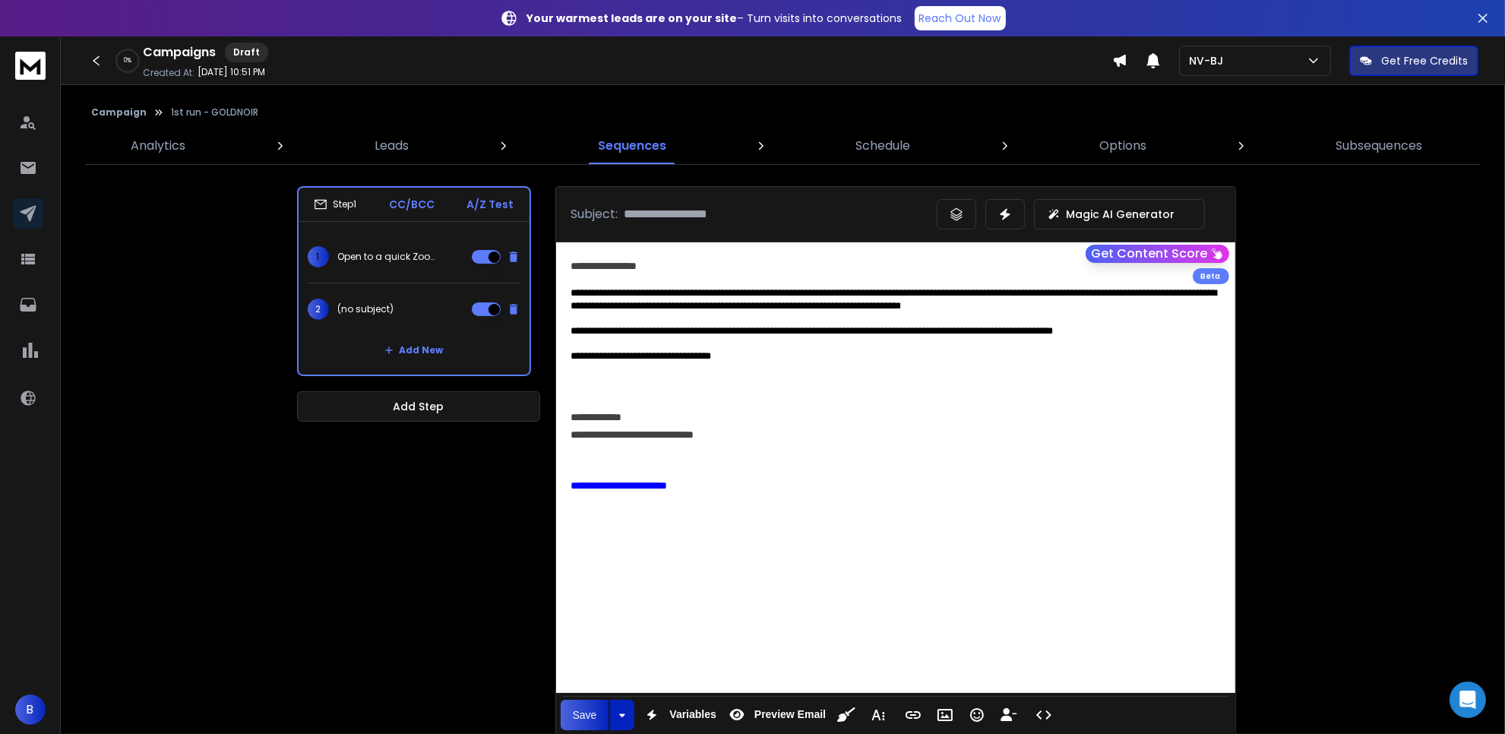
click at [571, 393] on div at bounding box center [895, 400] width 649 height 17
click at [708, 210] on input at bounding box center [773, 214] width 297 height 18
click at [644, 214] on input at bounding box center [773, 214] width 297 height 18
paste input "**********"
type input "**********"
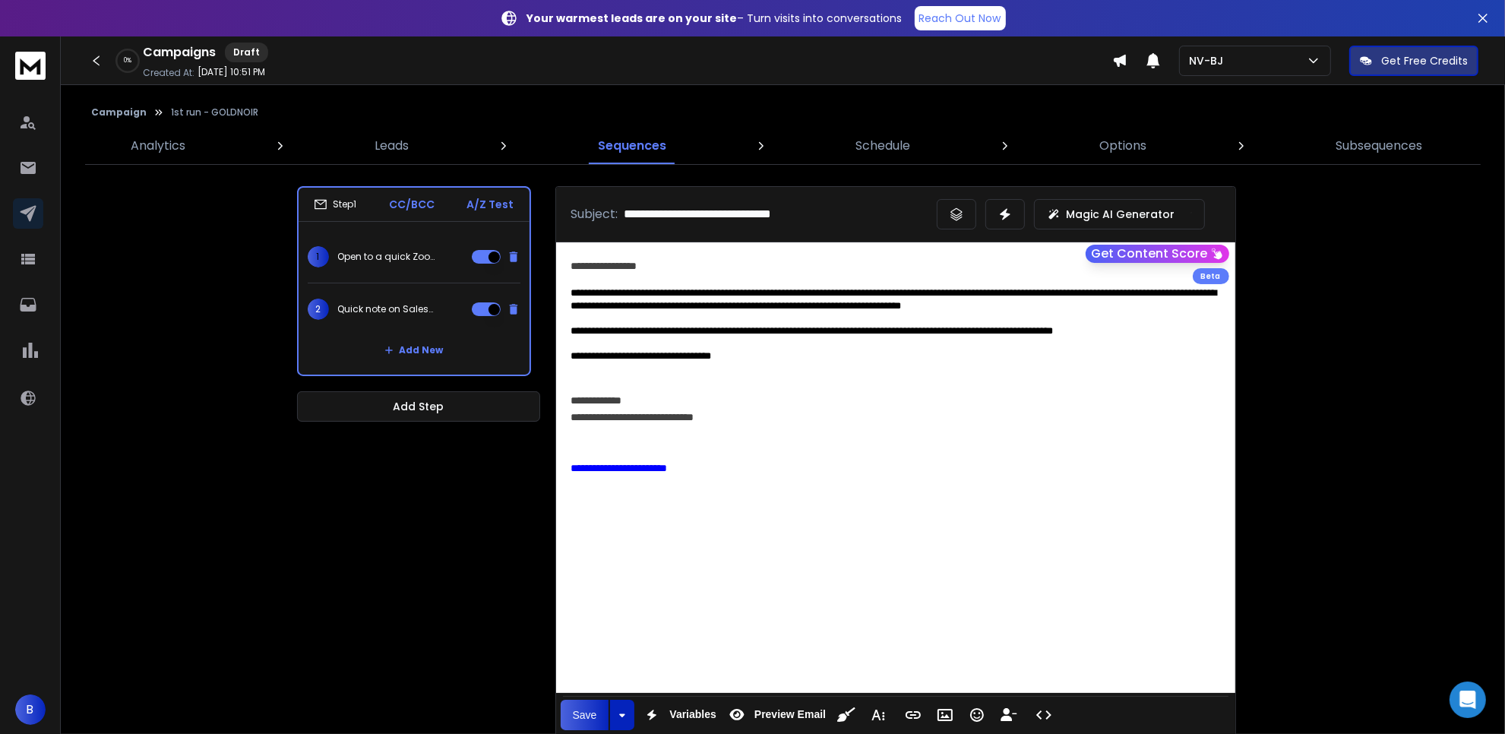
click at [583, 445] on div at bounding box center [895, 451] width 649 height 17
click at [708, 420] on div "**********" at bounding box center [895, 417] width 648 height 17
drag, startPoint x: 722, startPoint y: 414, endPoint x: 680, endPoint y: 413, distance: 41.8
click at [680, 413] on div "**********" at bounding box center [895, 417] width 648 height 17
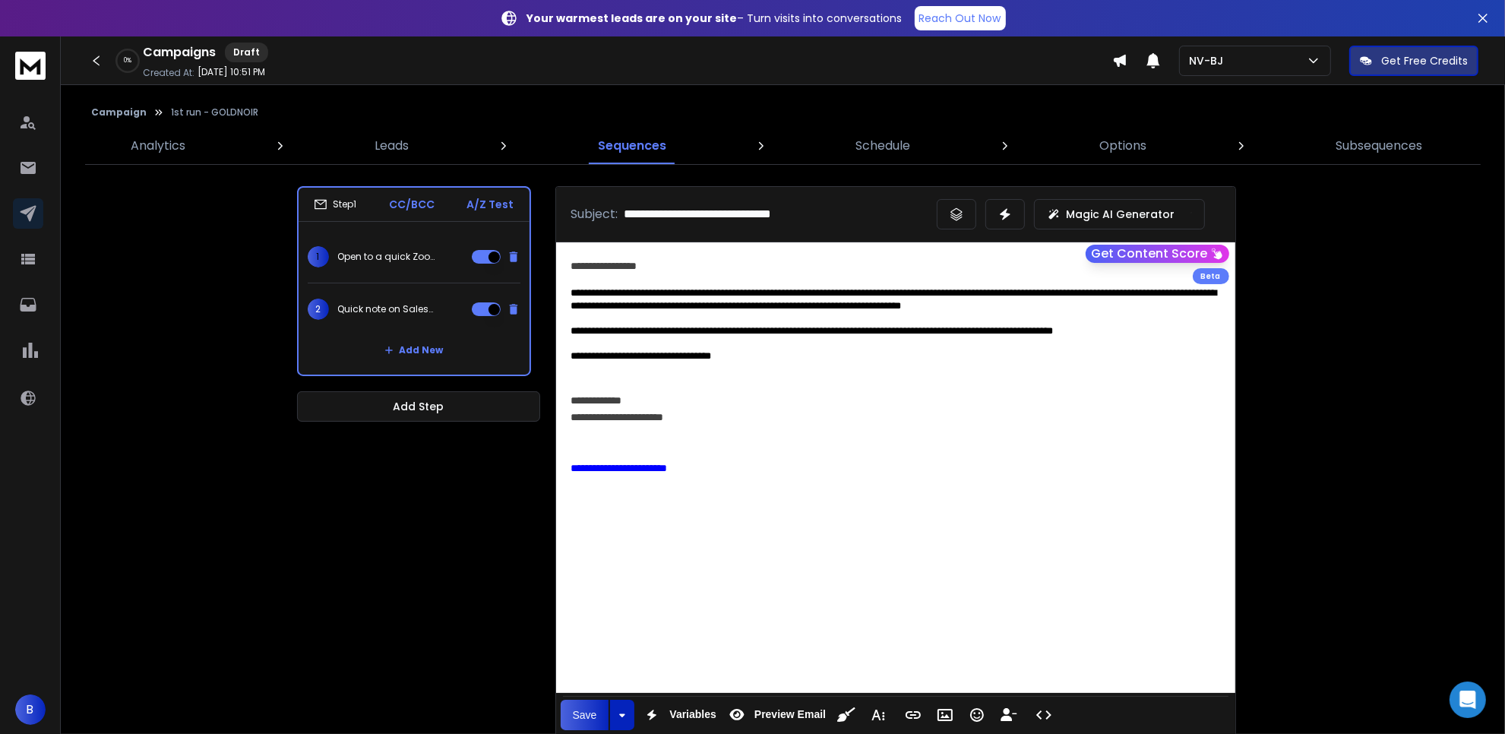
click at [705, 410] on div "**********" at bounding box center [895, 417] width 648 height 17
click at [423, 248] on div "1 Open to a quick Zoom?" at bounding box center [372, 256] width 128 height 21
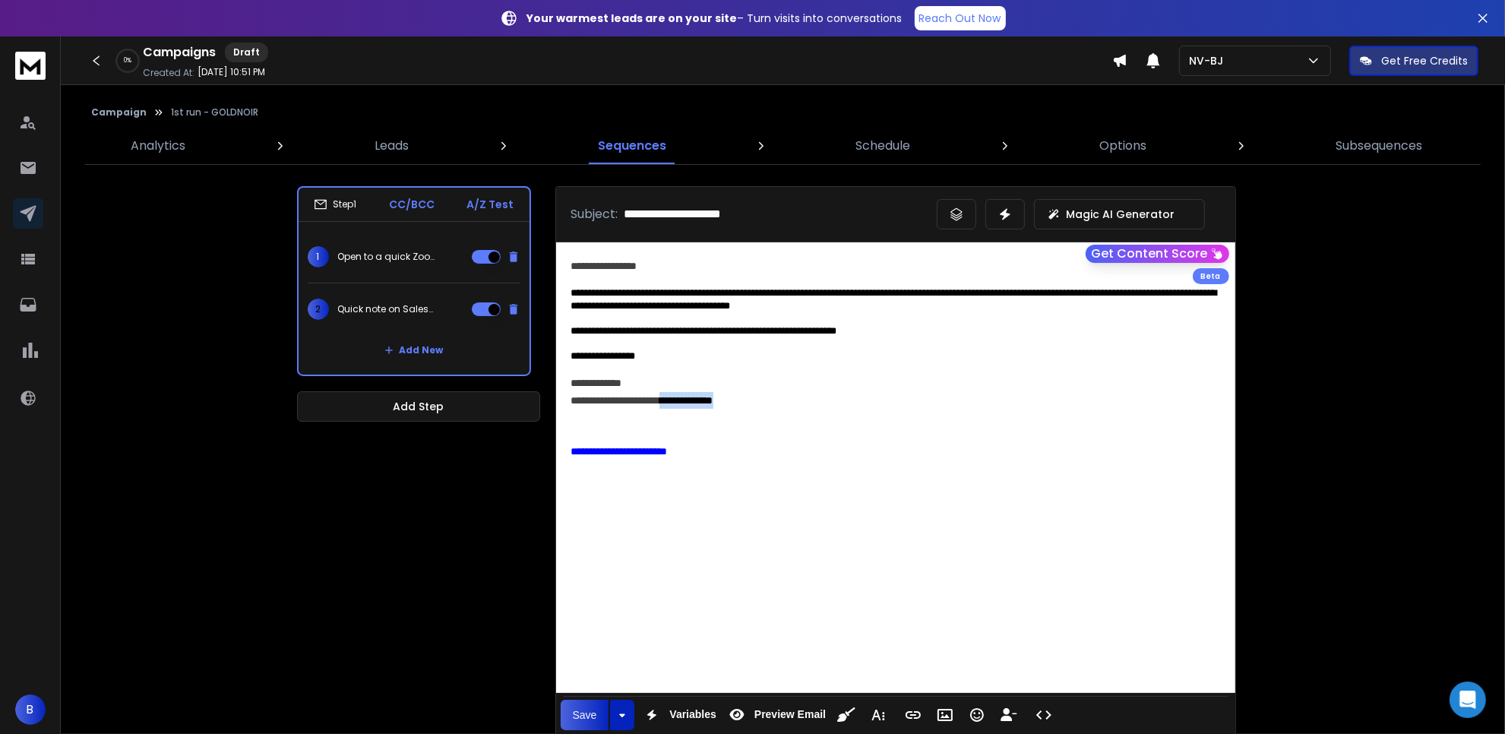
drag, startPoint x: 677, startPoint y: 397, endPoint x: 768, endPoint y: 397, distance: 91.2
click at [768, 397] on div "**********" at bounding box center [895, 400] width 648 height 17
copy div "**********"
click at [386, 145] on p "Leads" at bounding box center [392, 146] width 34 height 18
click at [363, 302] on div "2 Quick note on Salesforce support" at bounding box center [372, 309] width 128 height 21
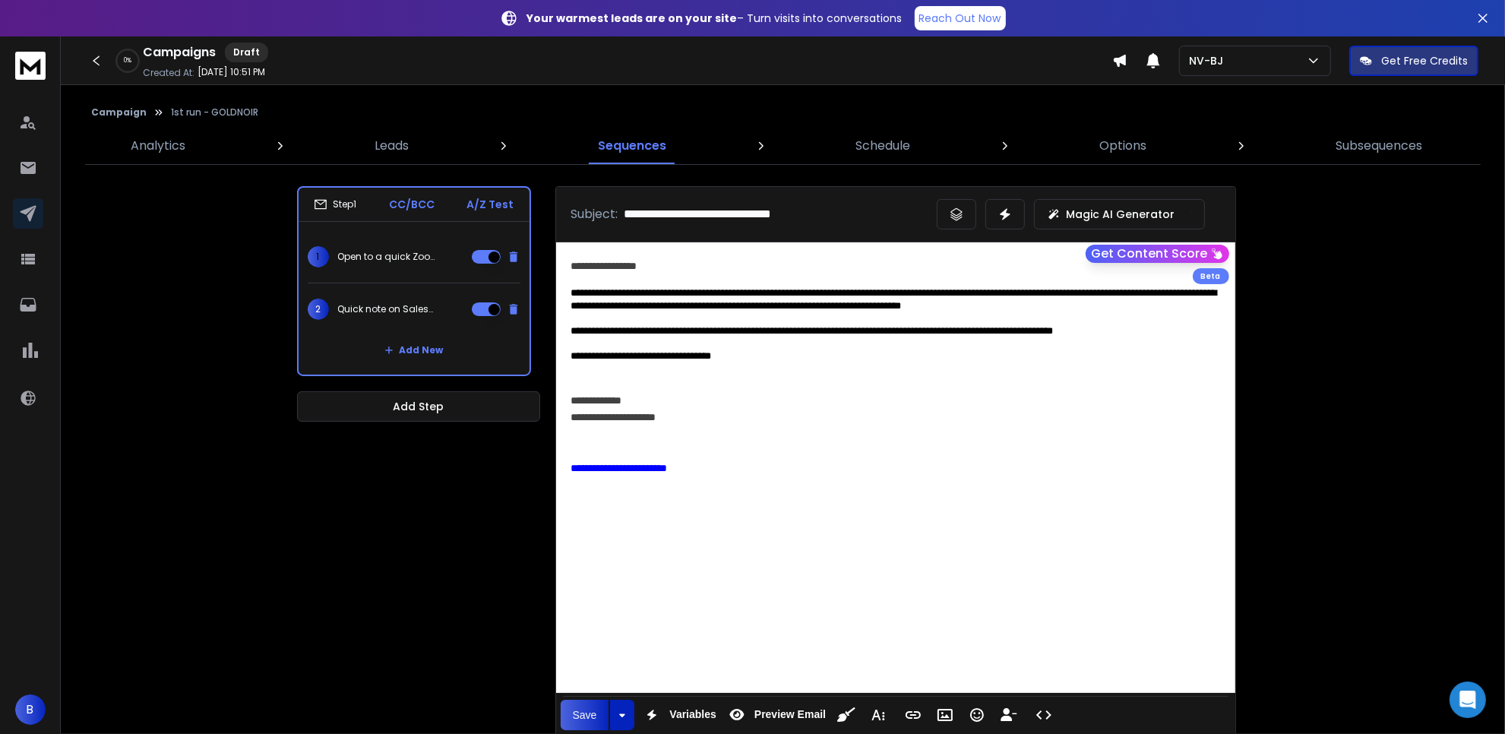
click at [693, 422] on div "**********" at bounding box center [895, 417] width 648 height 17
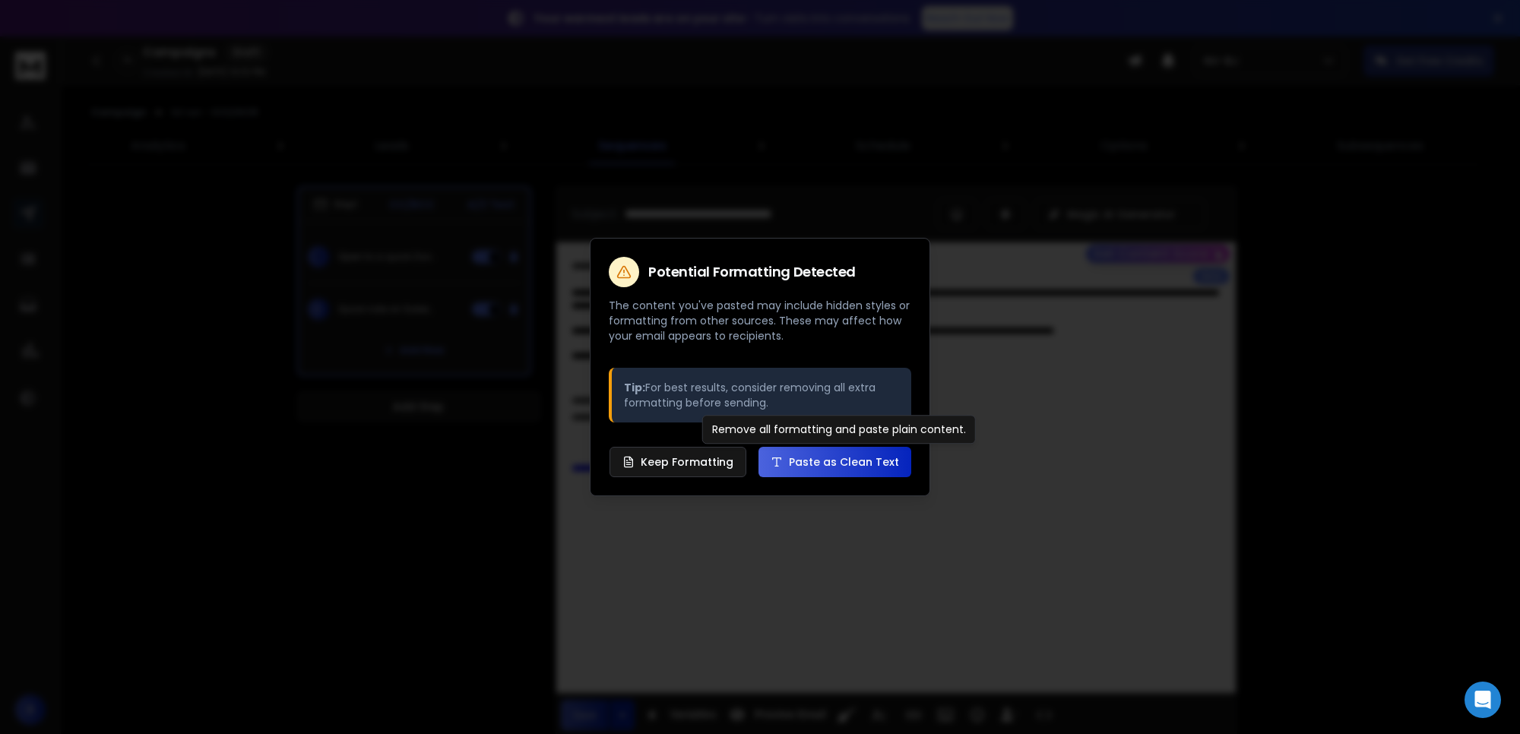
click at [777, 466] on icon at bounding box center [777, 462] width 12 height 12
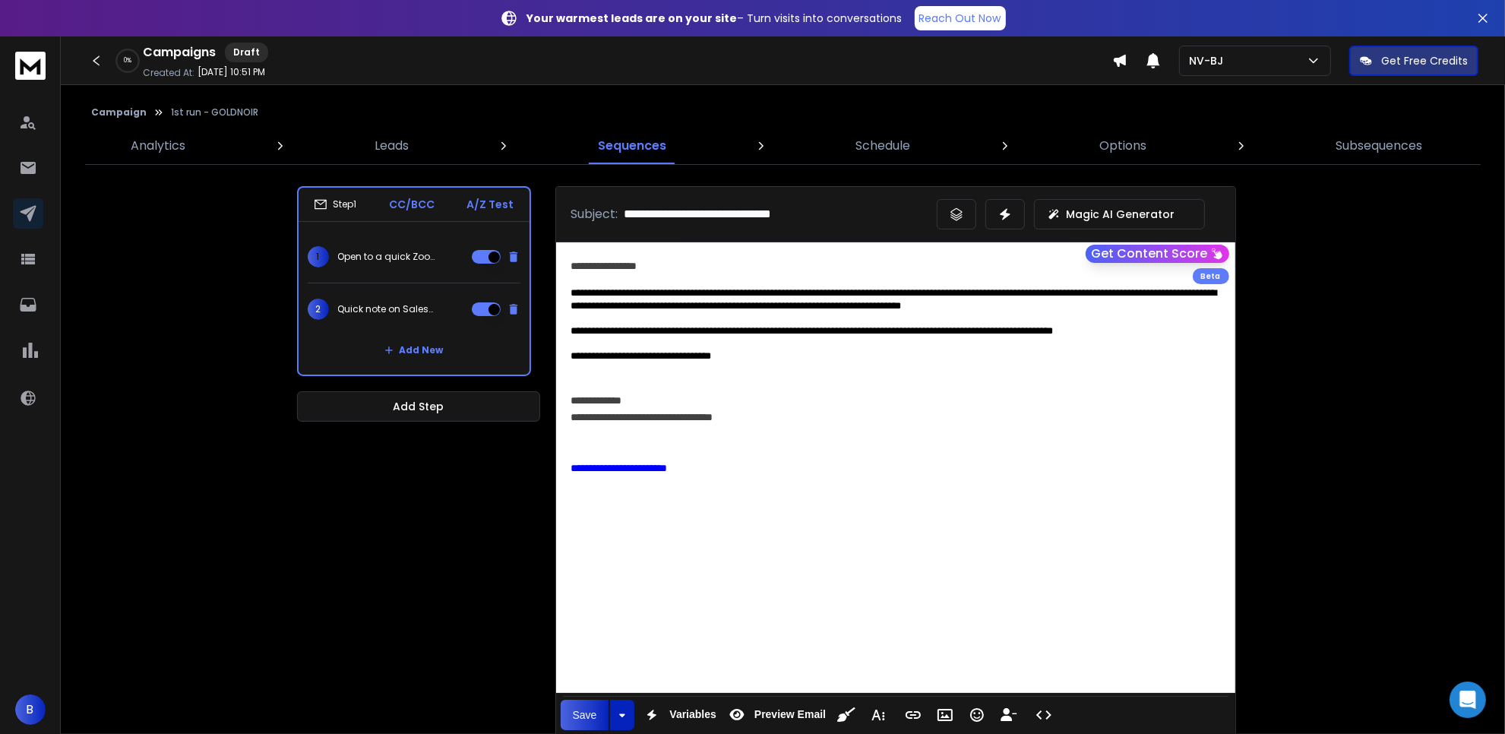
click at [399, 255] on p "Open to a quick Zoom?" at bounding box center [386, 257] width 97 height 12
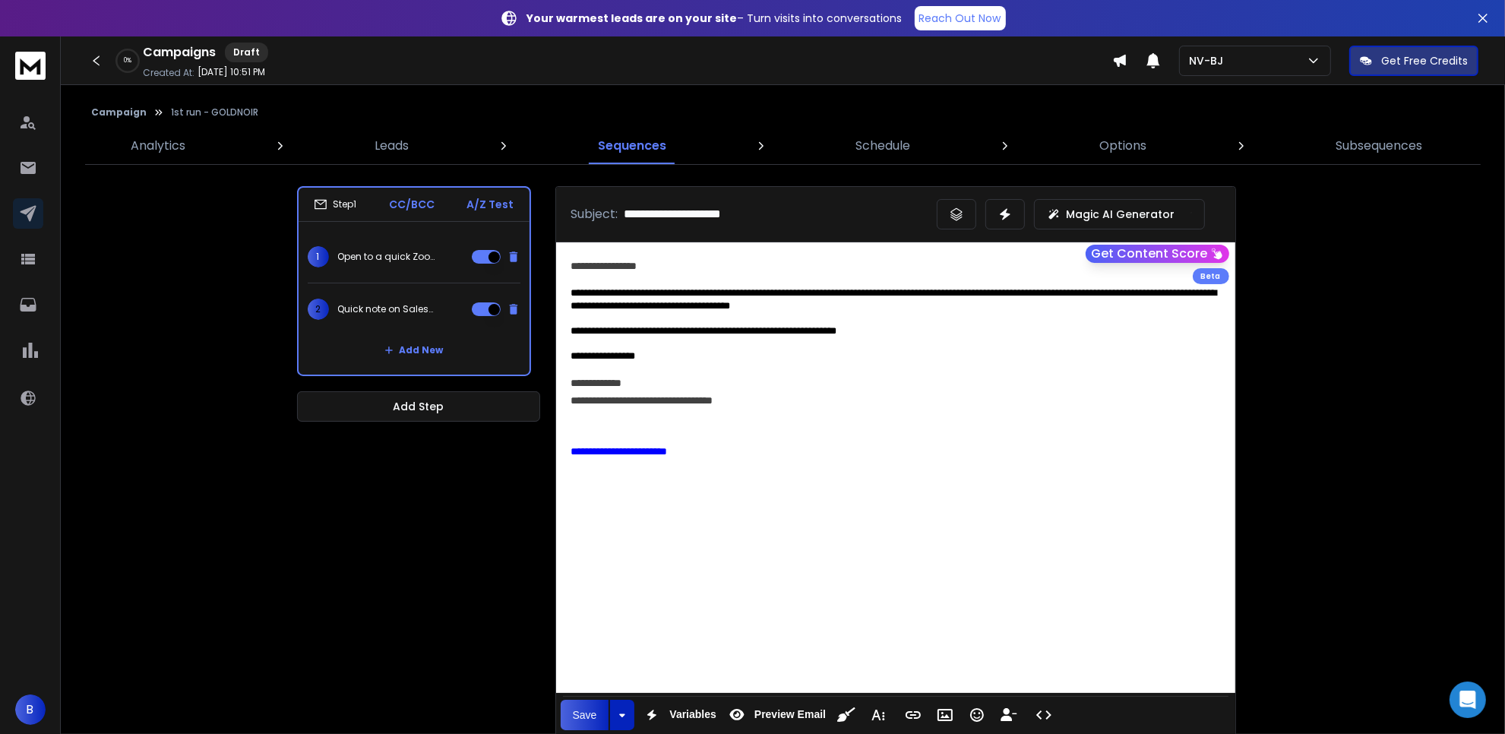
click at [401, 305] on p "Quick note on Salesforce support" at bounding box center [386, 309] width 97 height 12
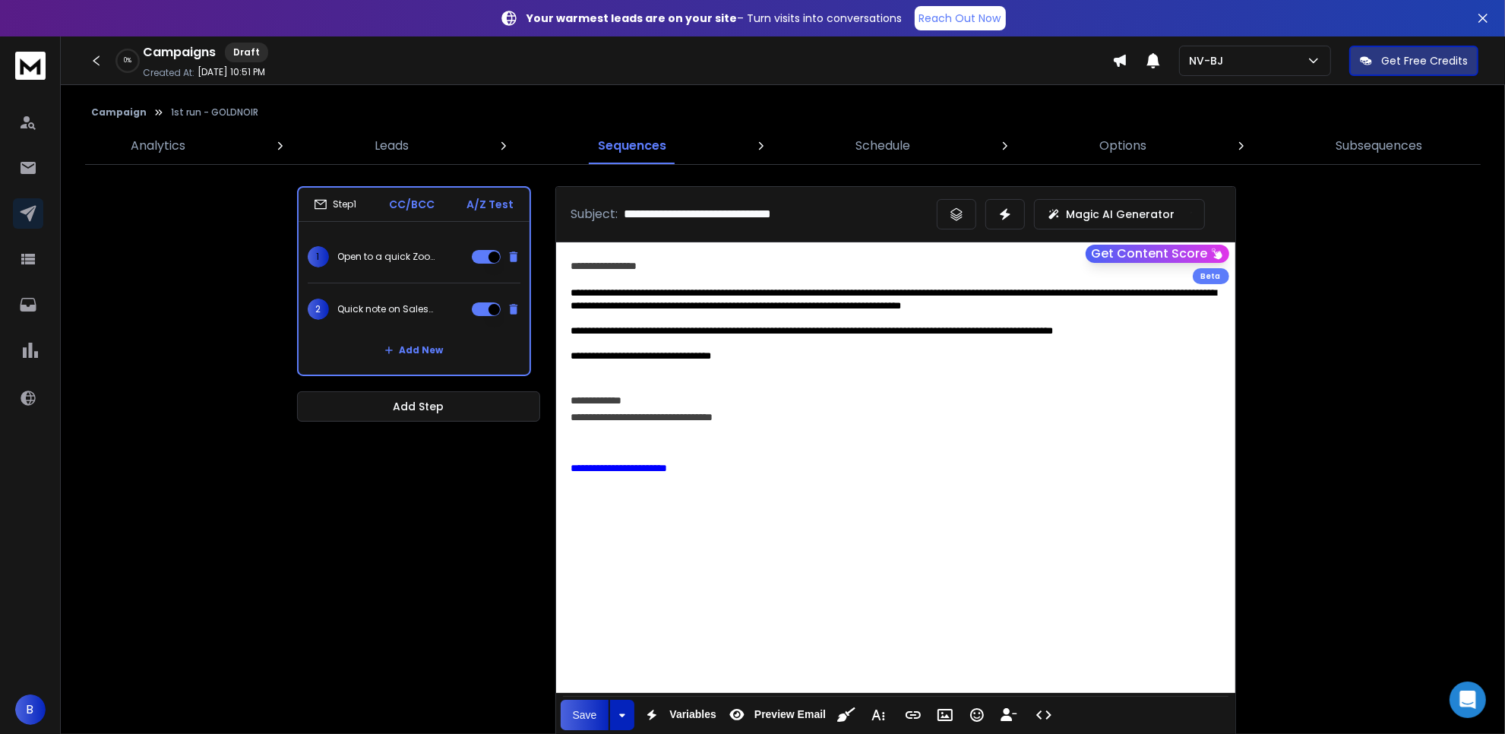
click at [397, 255] on p "Open to a quick Zoom?" at bounding box center [386, 257] width 97 height 12
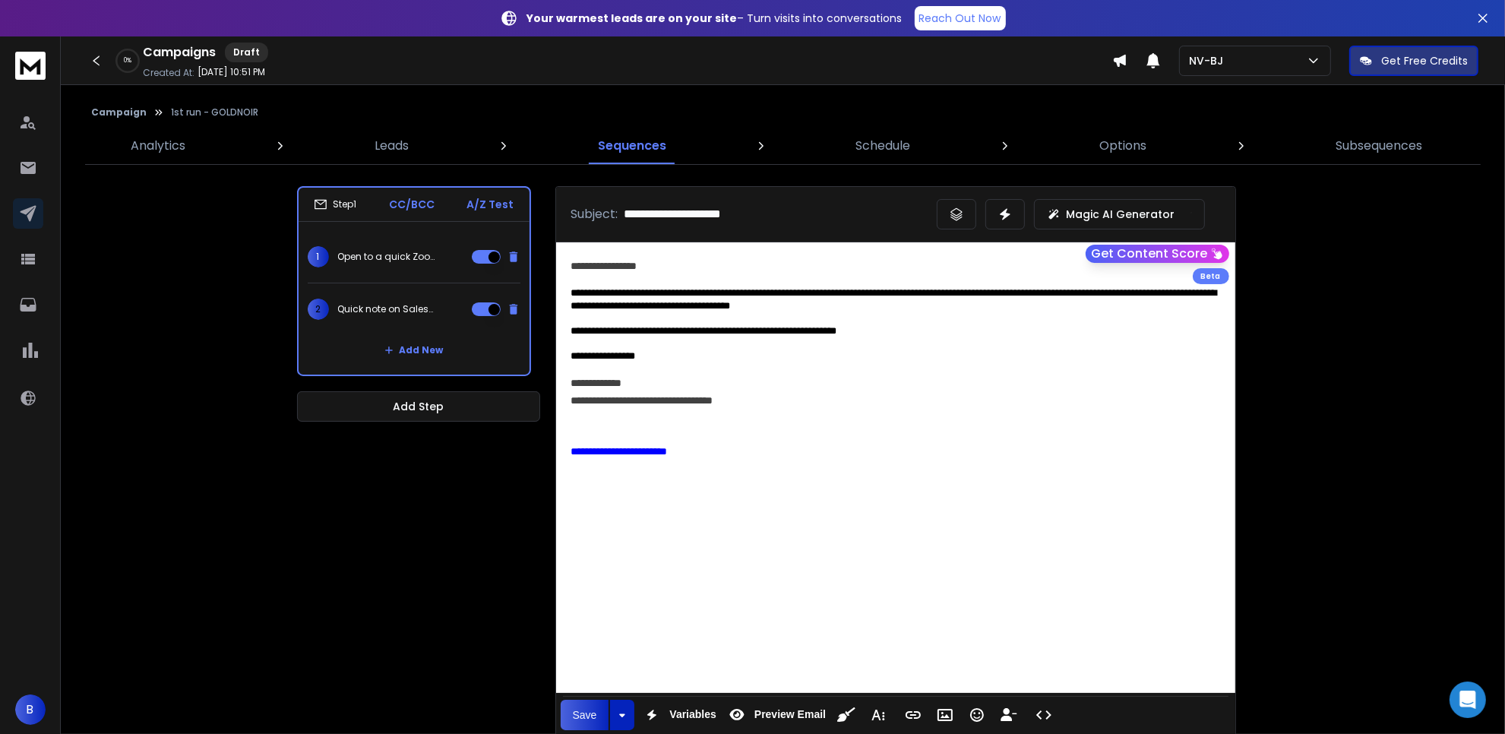
click at [392, 304] on p "Quick note on Salesforce support" at bounding box center [386, 309] width 97 height 12
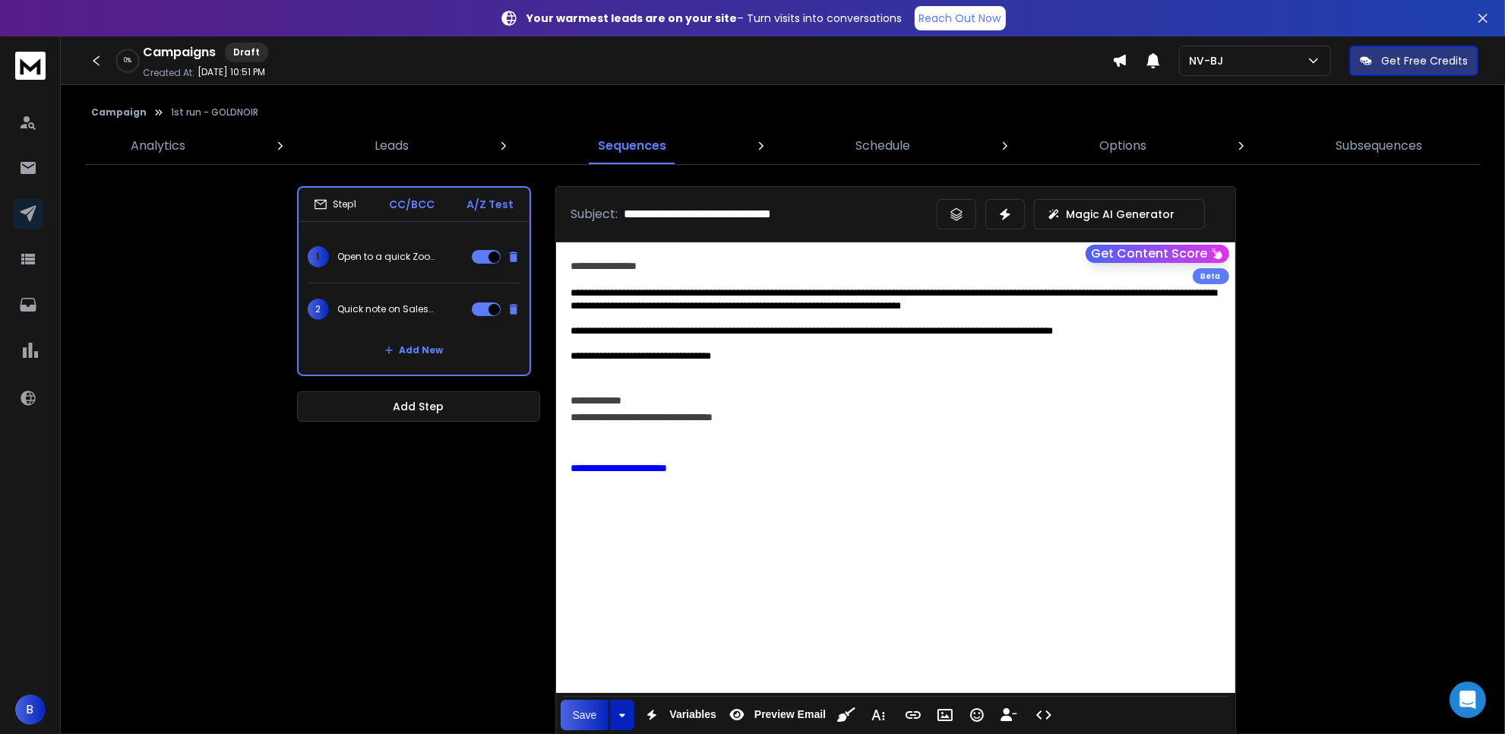
click at [401, 253] on p "Open to a quick Zoom?" at bounding box center [386, 257] width 97 height 12
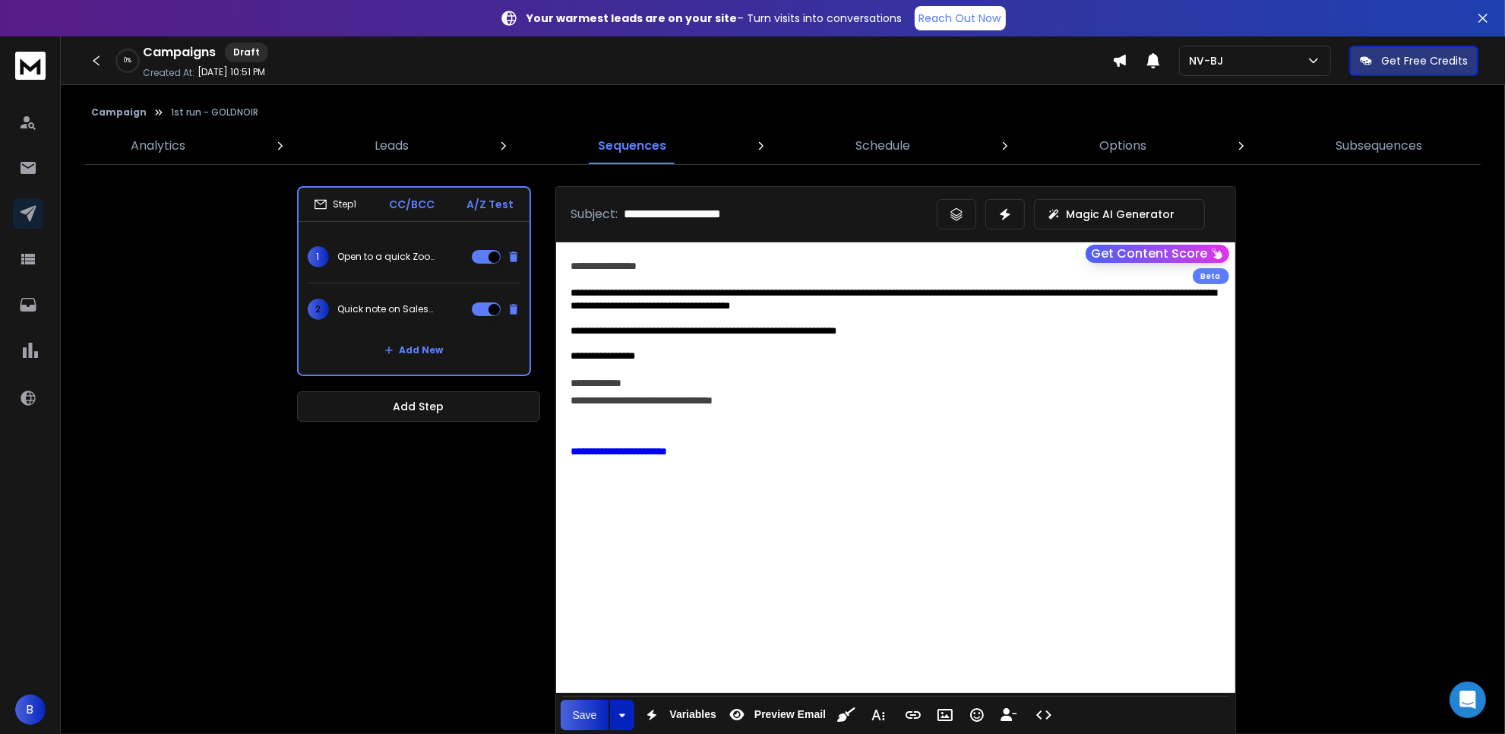
click at [400, 303] on p "Quick note on Salesforce support" at bounding box center [386, 309] width 97 height 12
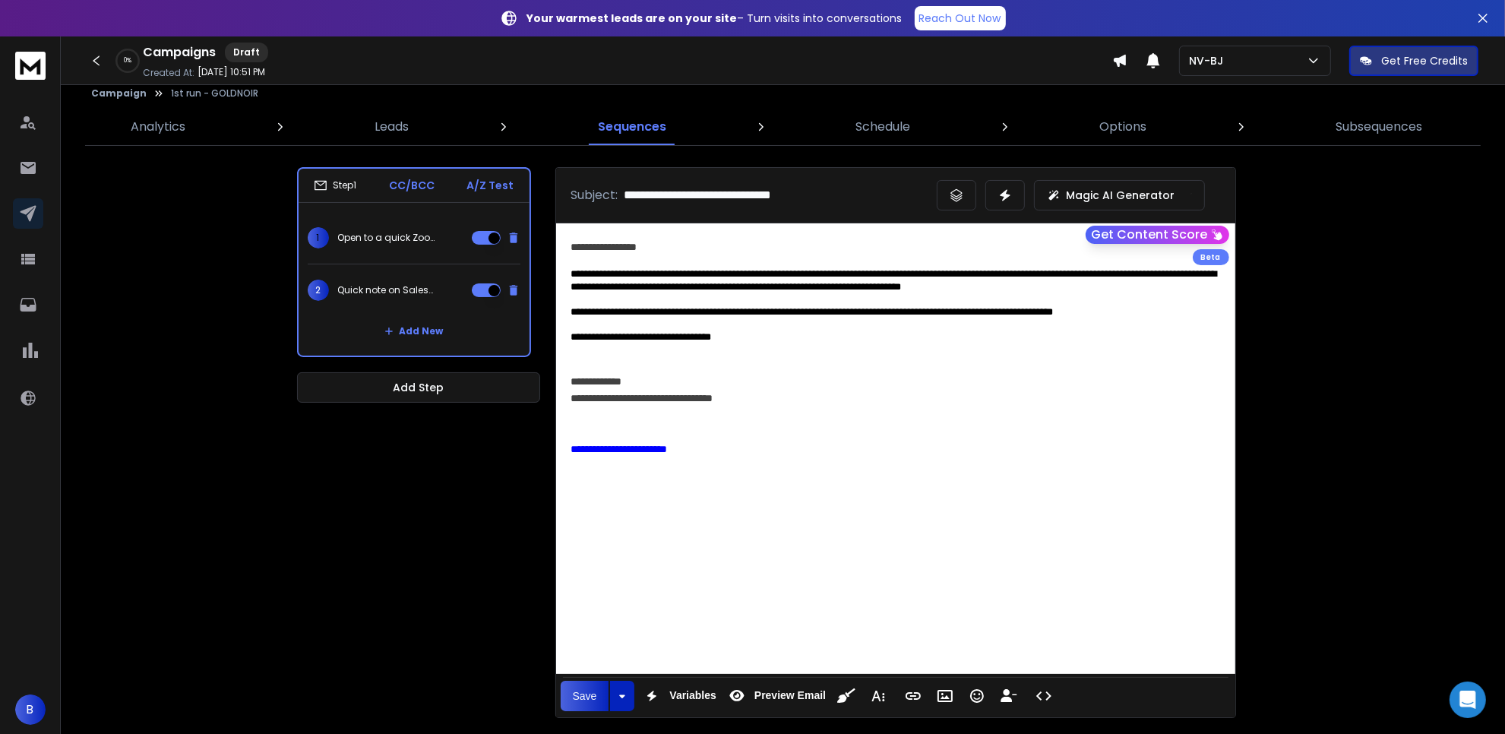
scroll to position [24, 0]
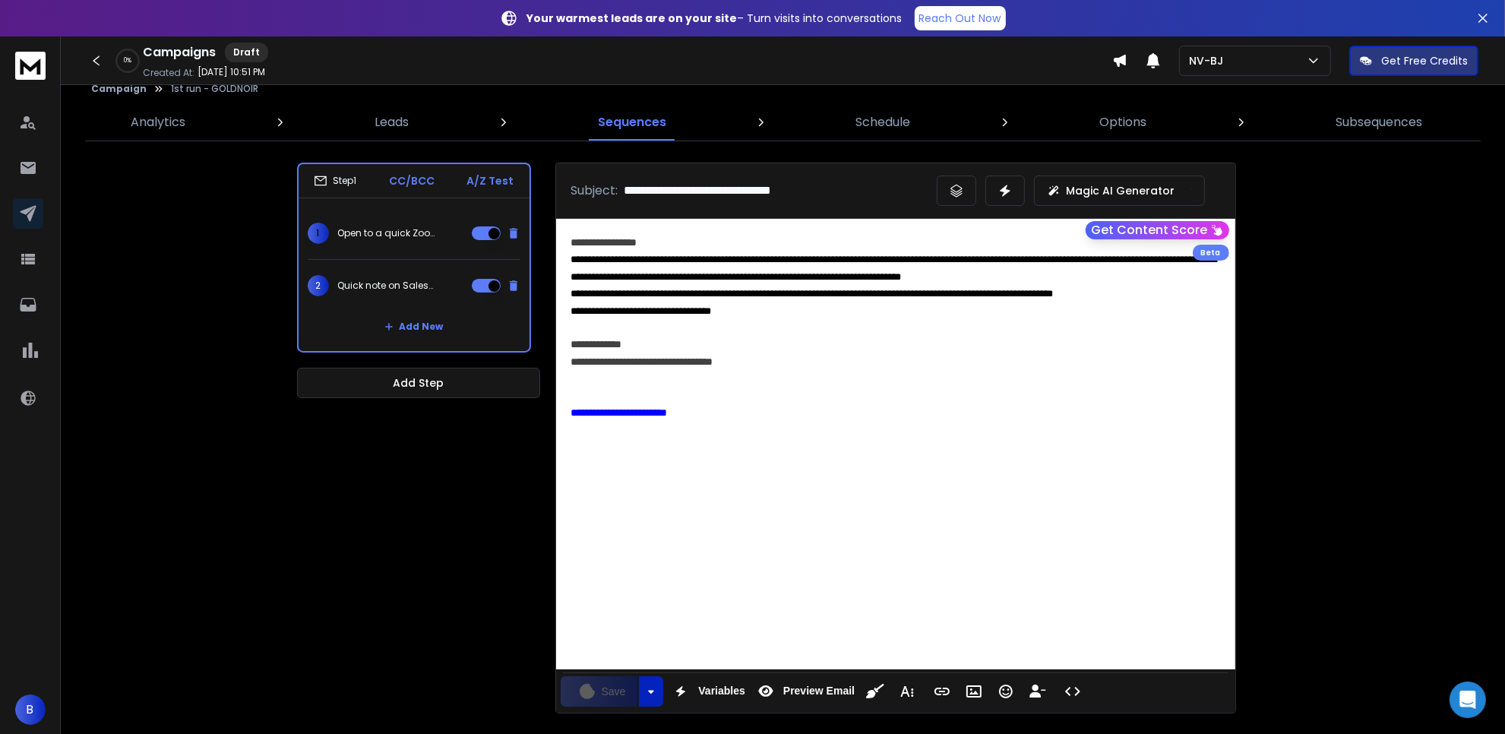
click at [411, 244] on div "1 Open to a quick Zoom?" at bounding box center [414, 233] width 213 height 52
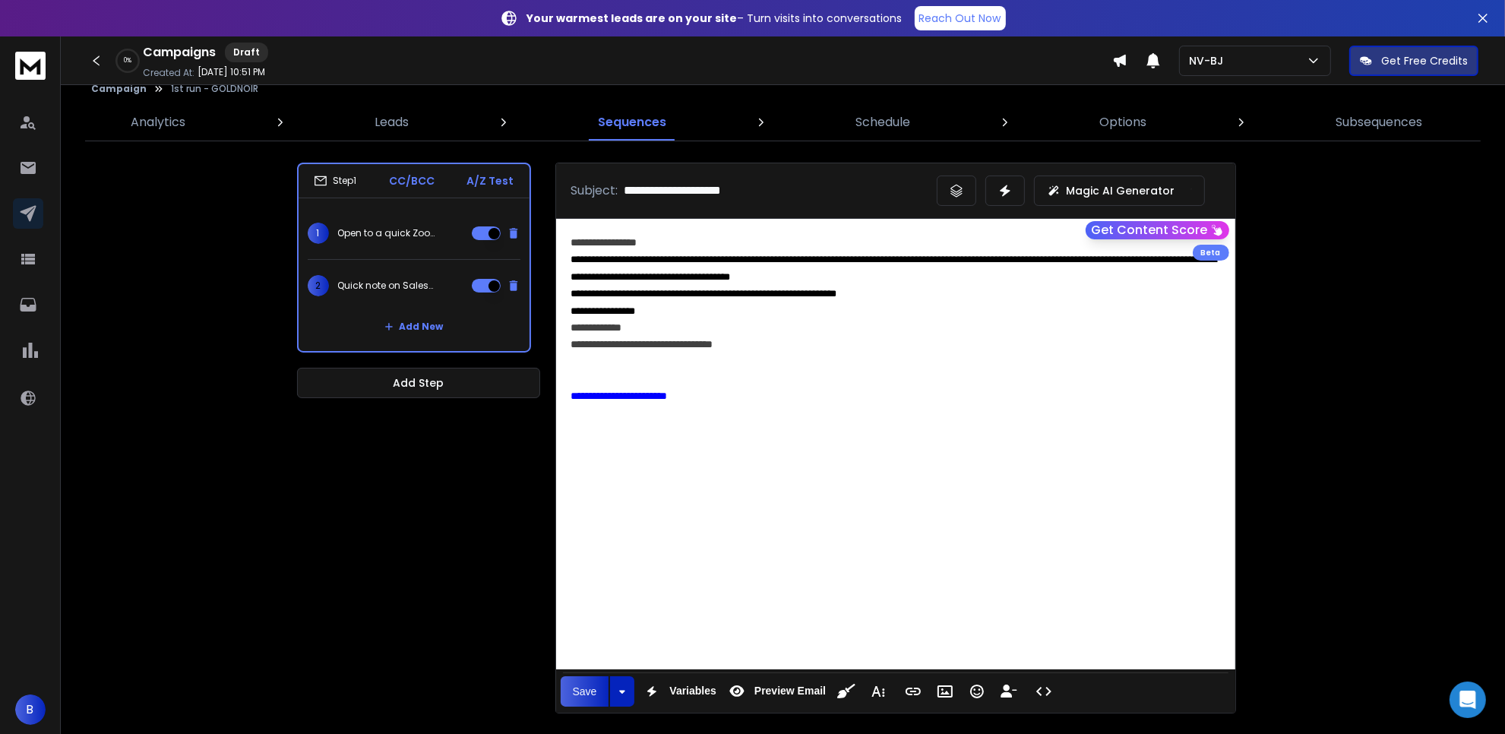
click at [568, 255] on div "**********" at bounding box center [895, 439] width 679 height 441
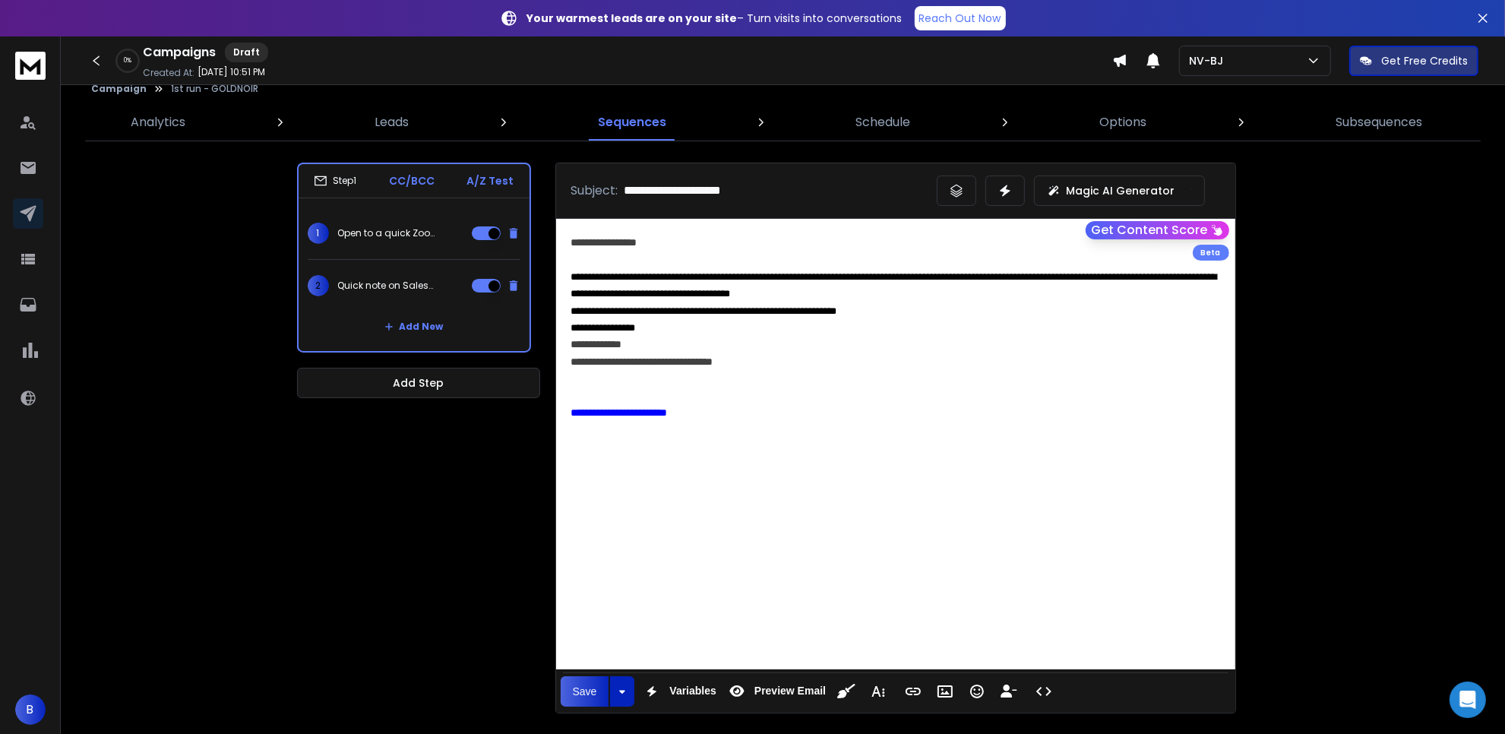
click at [570, 353] on div "**********" at bounding box center [895, 439] width 679 height 441
click at [568, 343] on div "**********" at bounding box center [895, 439] width 679 height 441
click at [400, 282] on p "Quick note on Salesforce support" at bounding box center [386, 286] width 97 height 12
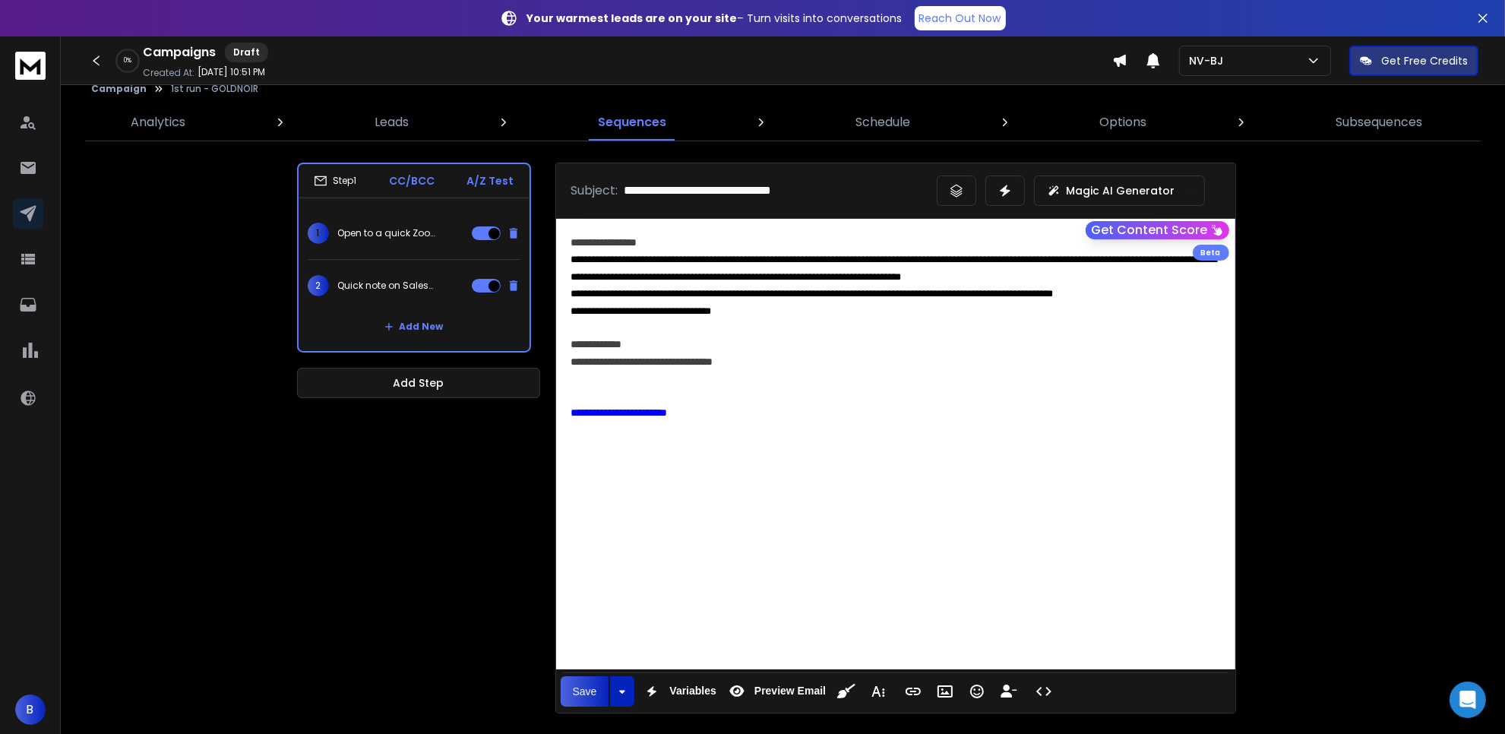
click at [400, 223] on div "1 Open to a quick Zoom?" at bounding box center [372, 233] width 128 height 21
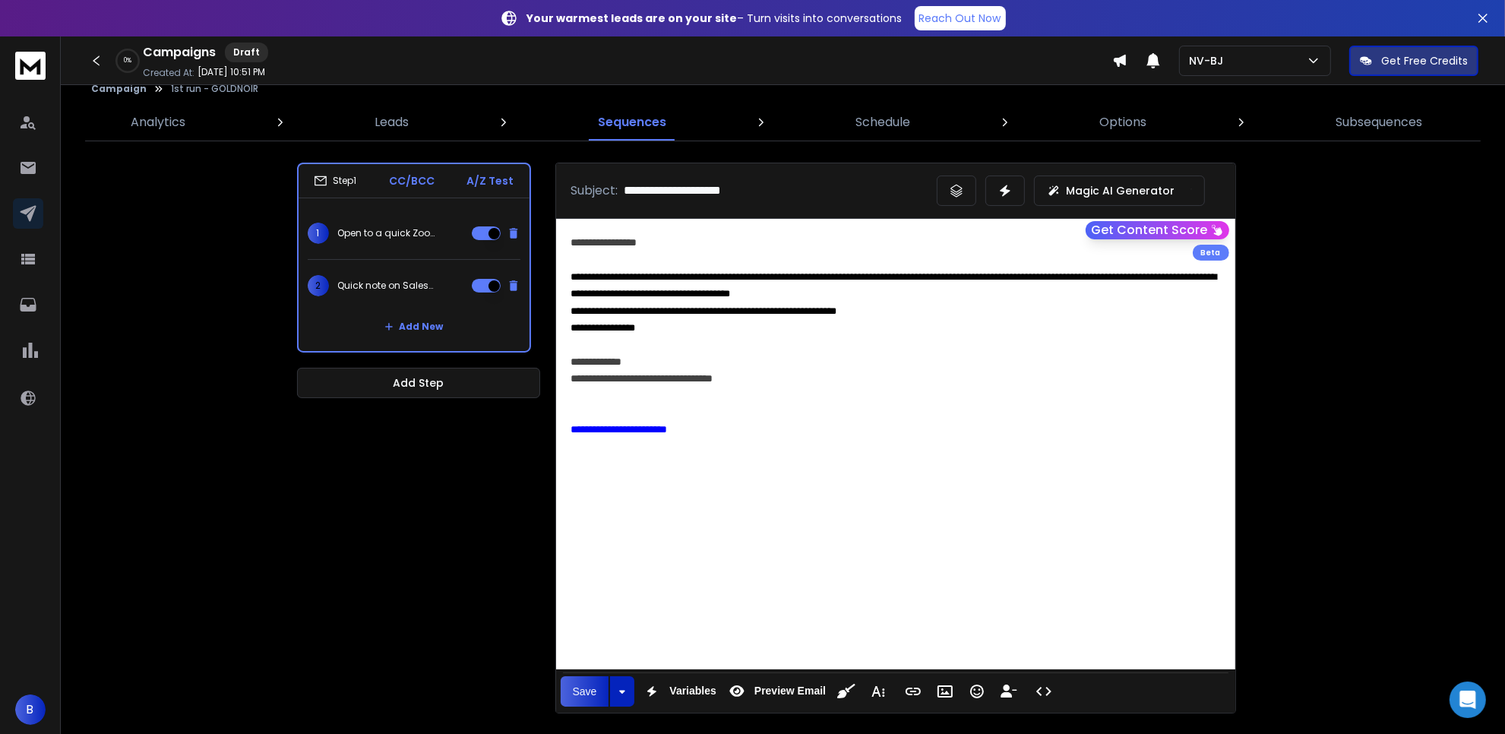
click at [363, 272] on div "2 Quick note on Salesforce support" at bounding box center [414, 286] width 213 height 52
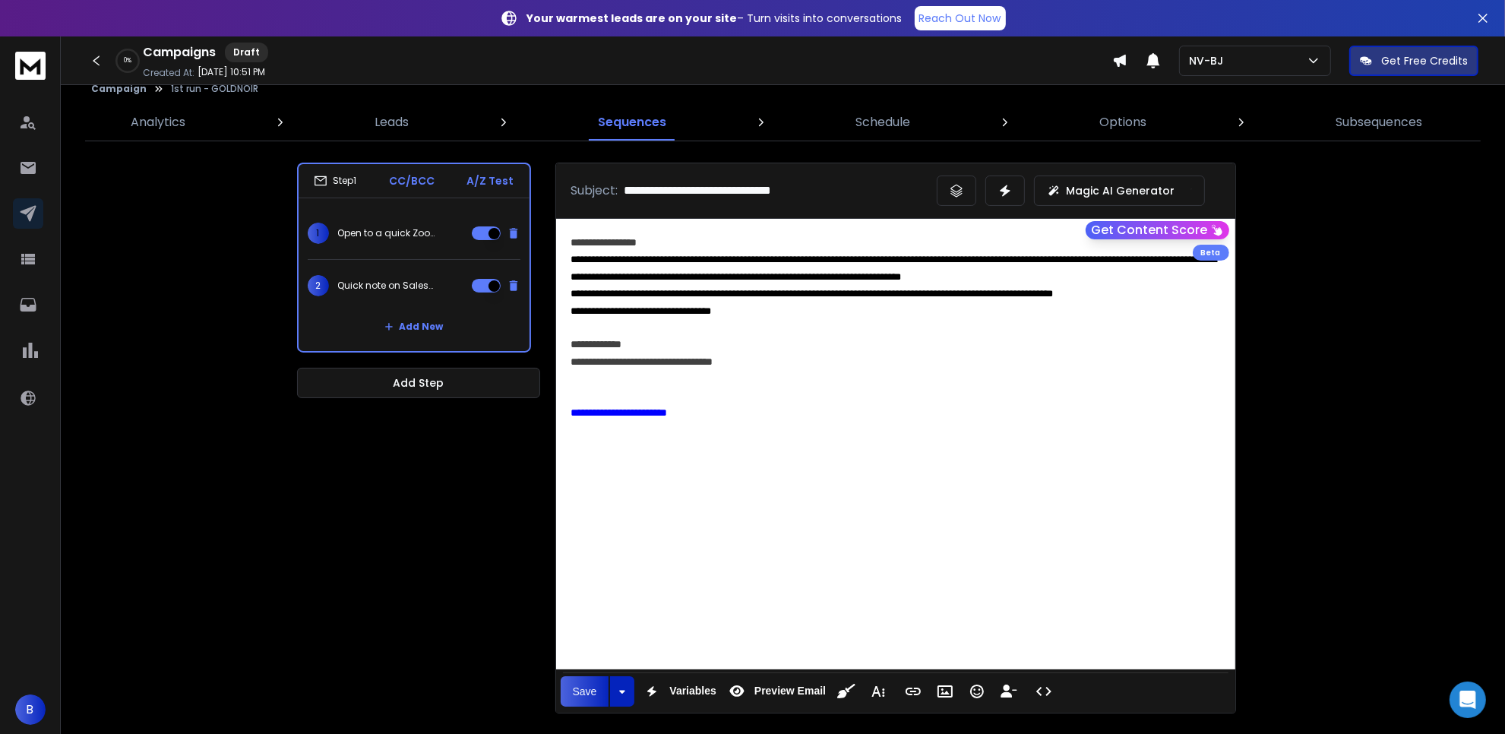
click at [394, 219] on div "1 Open to a quick Zoom?" at bounding box center [414, 233] width 213 height 52
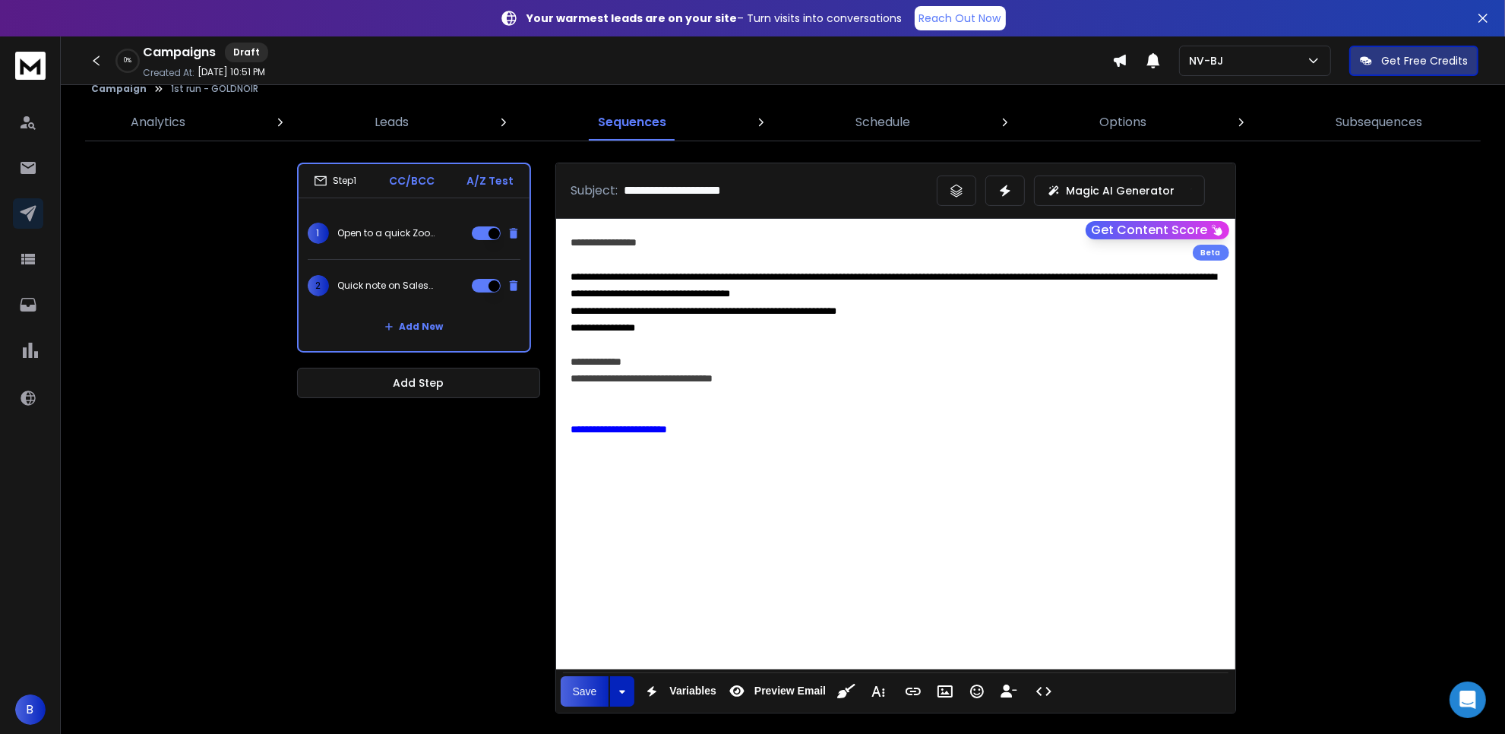
click at [397, 272] on div "2 Quick note on Salesforce support" at bounding box center [414, 286] width 213 height 52
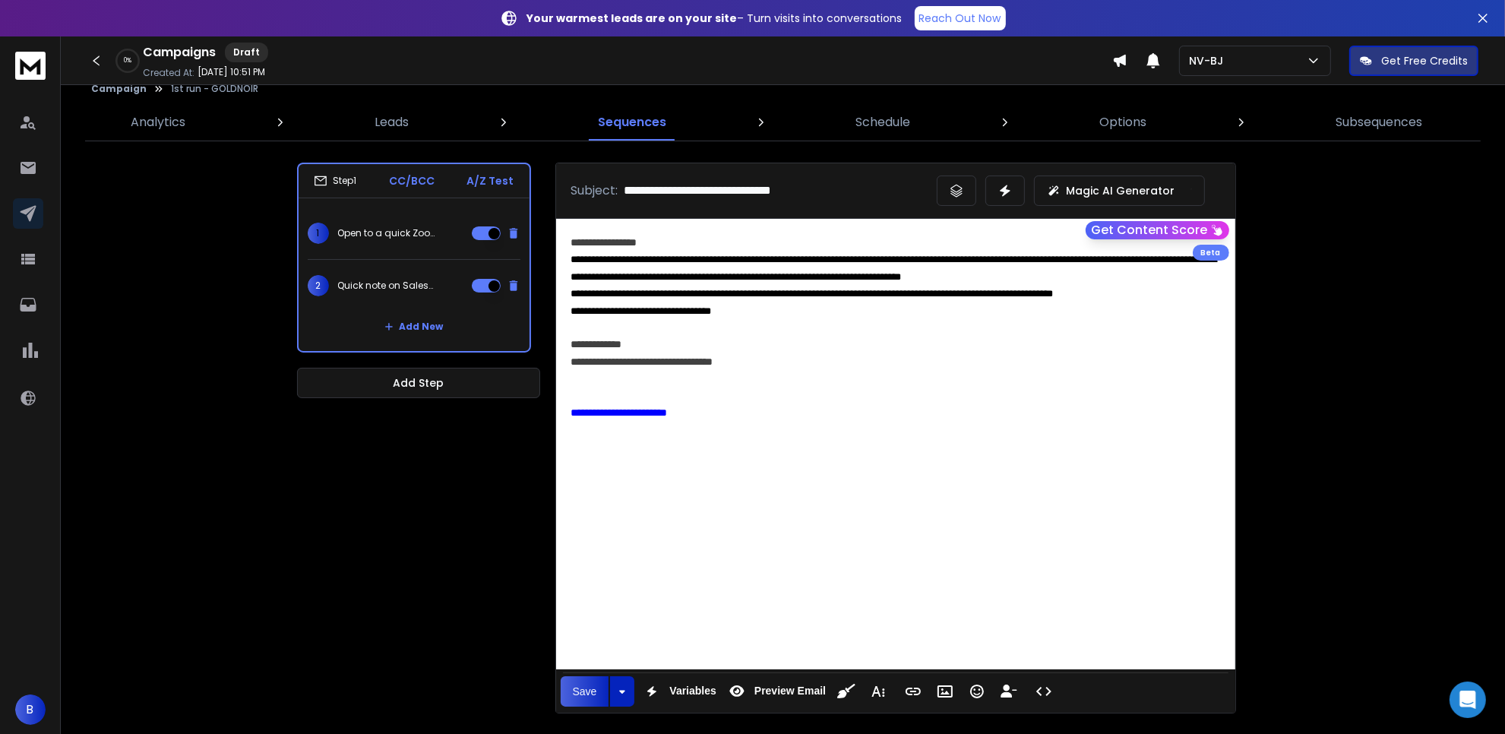
click at [570, 255] on div "**********" at bounding box center [895, 439] width 679 height 441
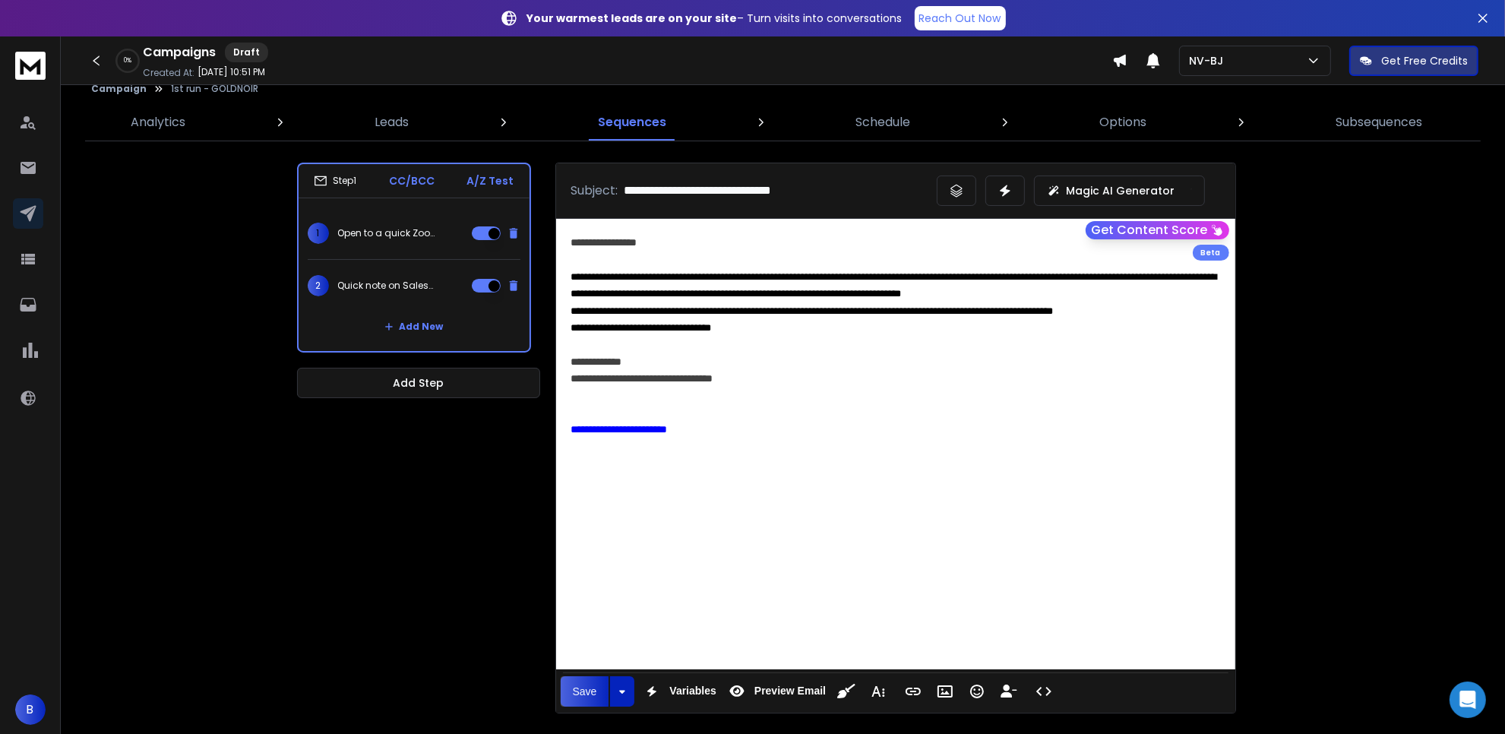
drag, startPoint x: 594, startPoint y: 688, endPoint x: 495, endPoint y: 509, distance: 204.5
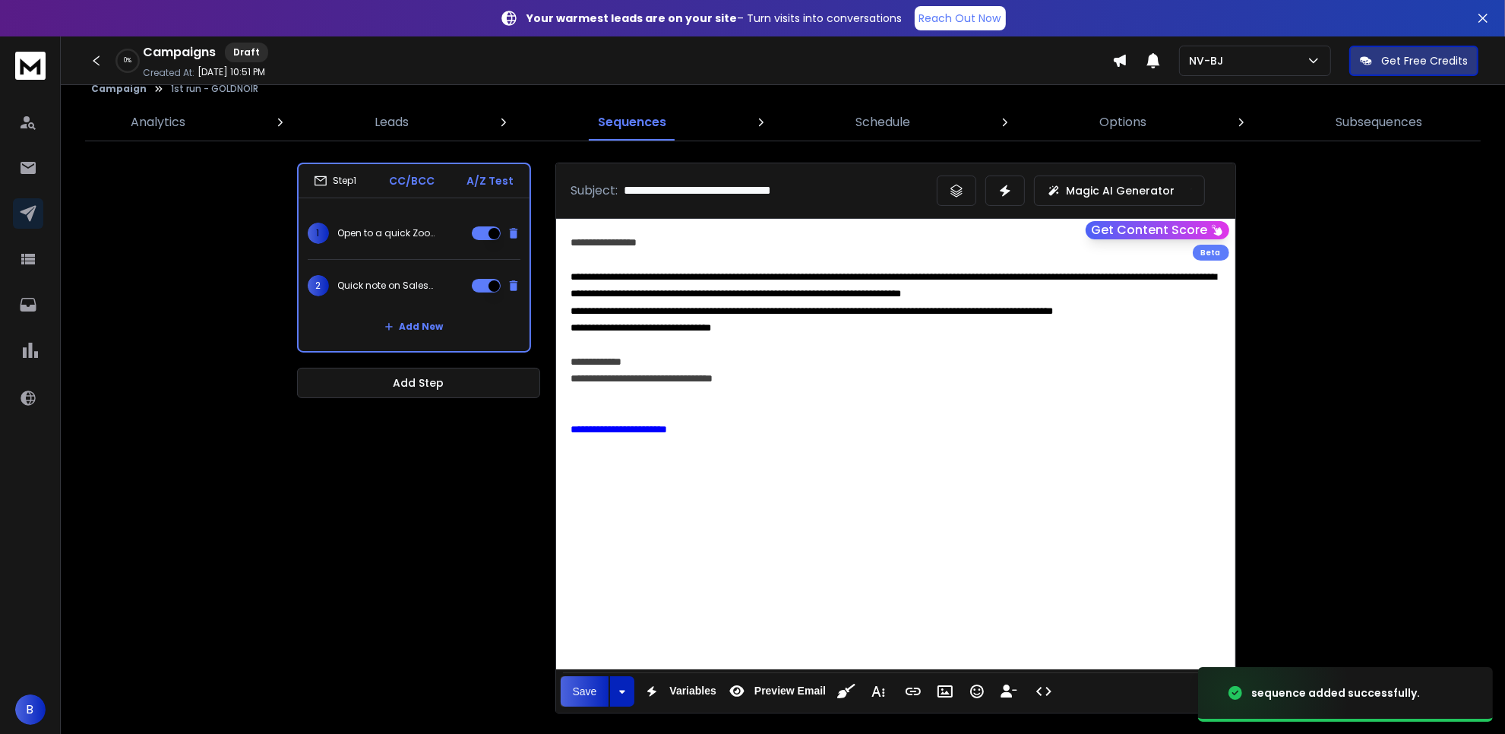
click at [382, 236] on p "Open to a quick Zoom?" at bounding box center [386, 233] width 97 height 12
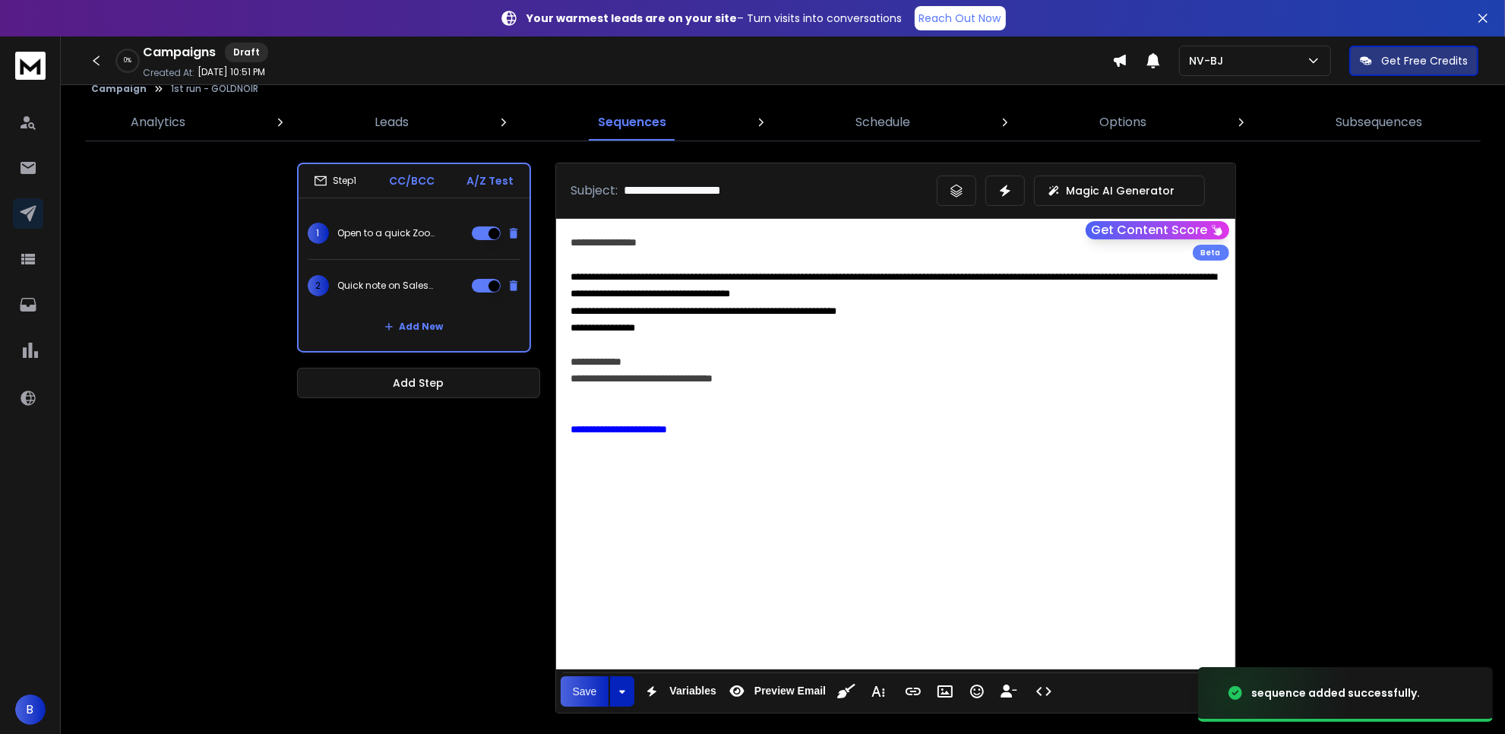
click at [912, 272] on span "**********" at bounding box center [894, 285] width 646 height 27
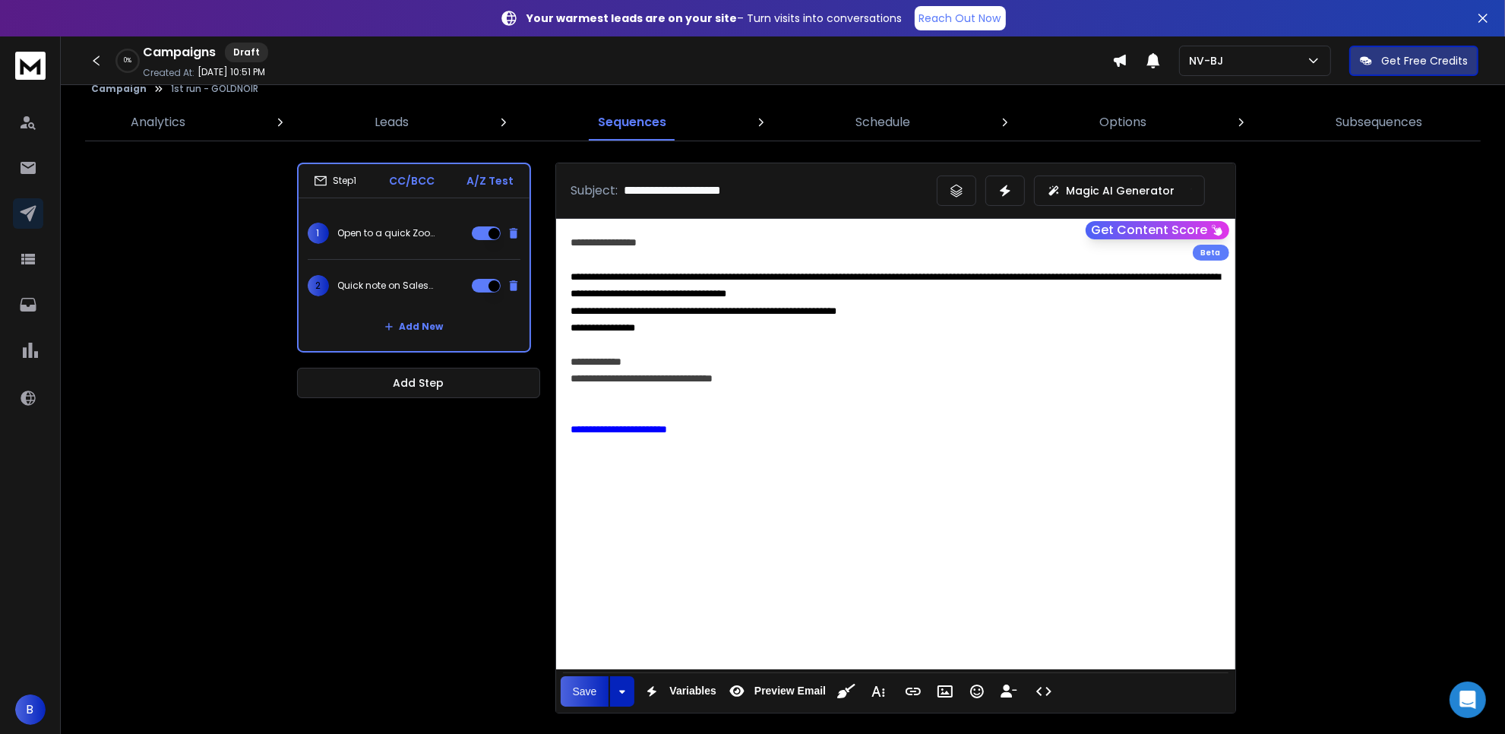
click at [571, 308] on span "**********" at bounding box center [704, 311] width 266 height 10
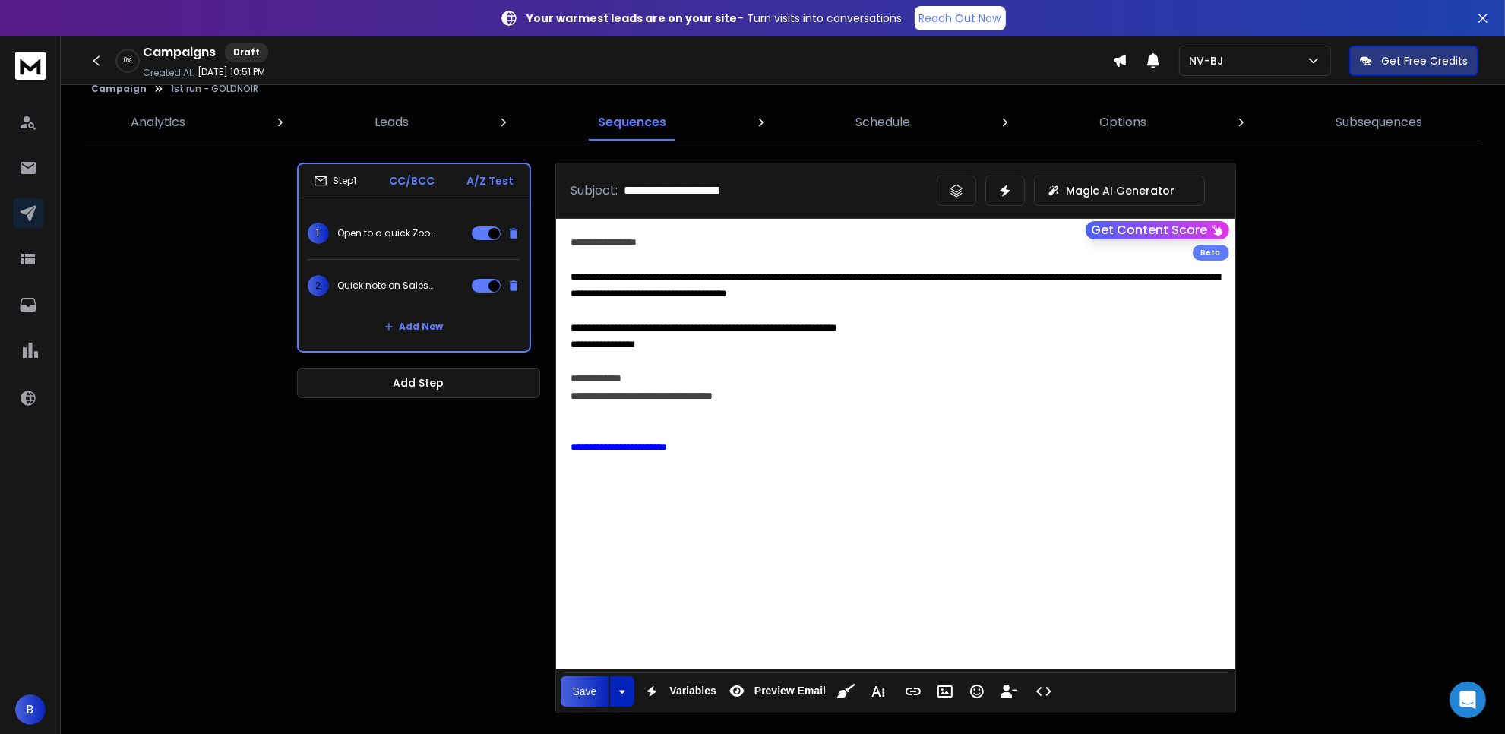
click at [568, 342] on div "**********" at bounding box center [895, 439] width 679 height 441
drag, startPoint x: 568, startPoint y: 397, endPoint x: 627, endPoint y: 396, distance: 59.3
click at [568, 396] on div "**********" at bounding box center [895, 439] width 679 height 441
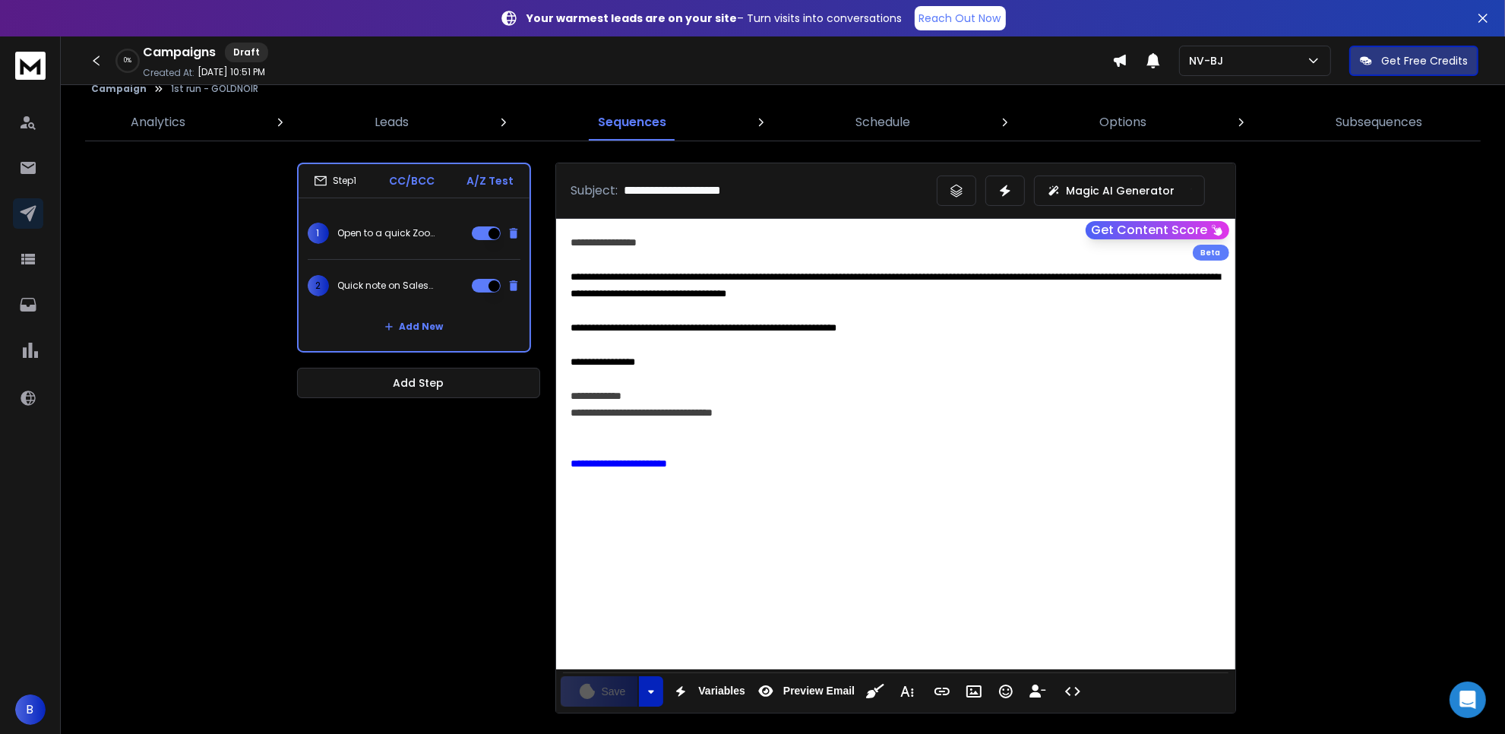
click at [357, 233] on p "Open to a quick Zoom?" at bounding box center [386, 233] width 97 height 12
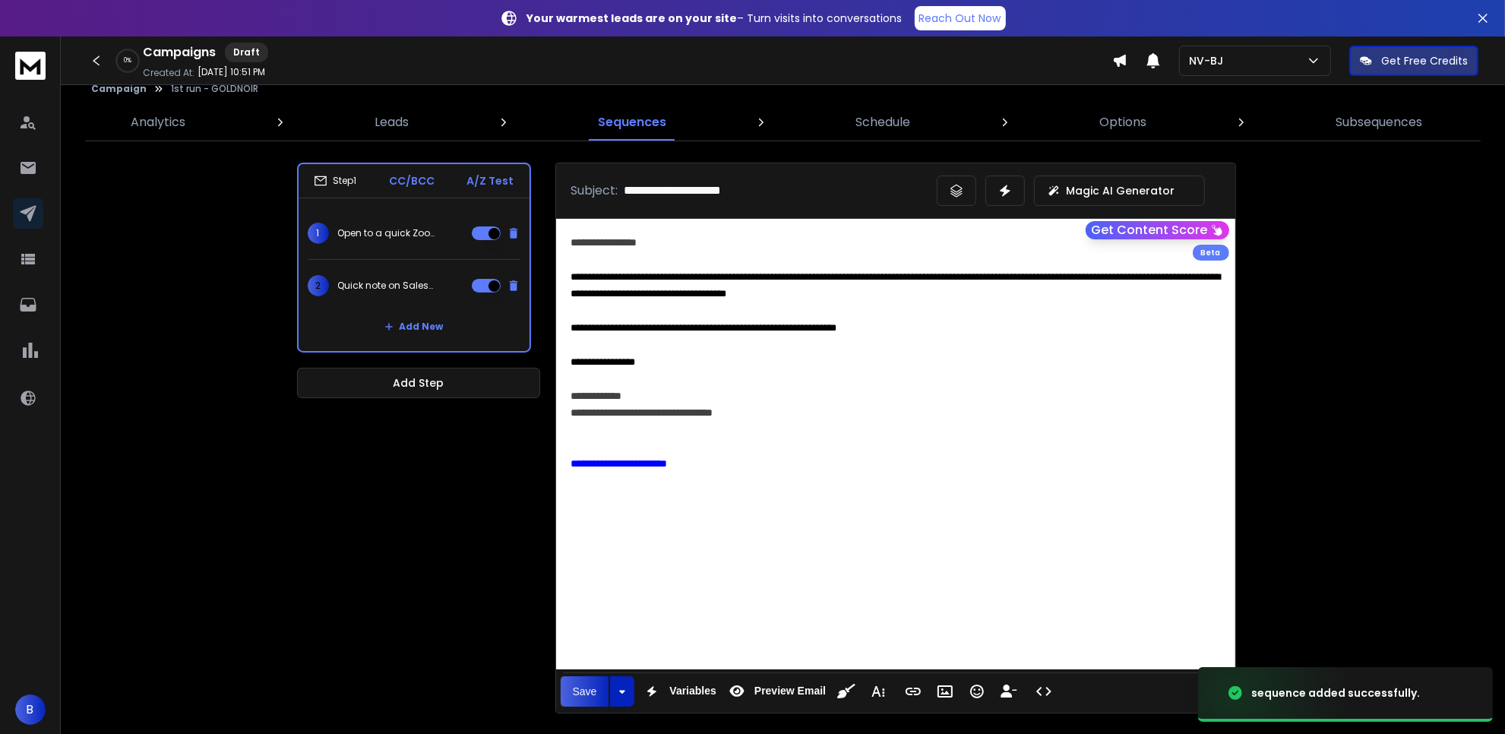
click at [380, 287] on p "Quick note on Salesforce support" at bounding box center [386, 286] width 97 height 12
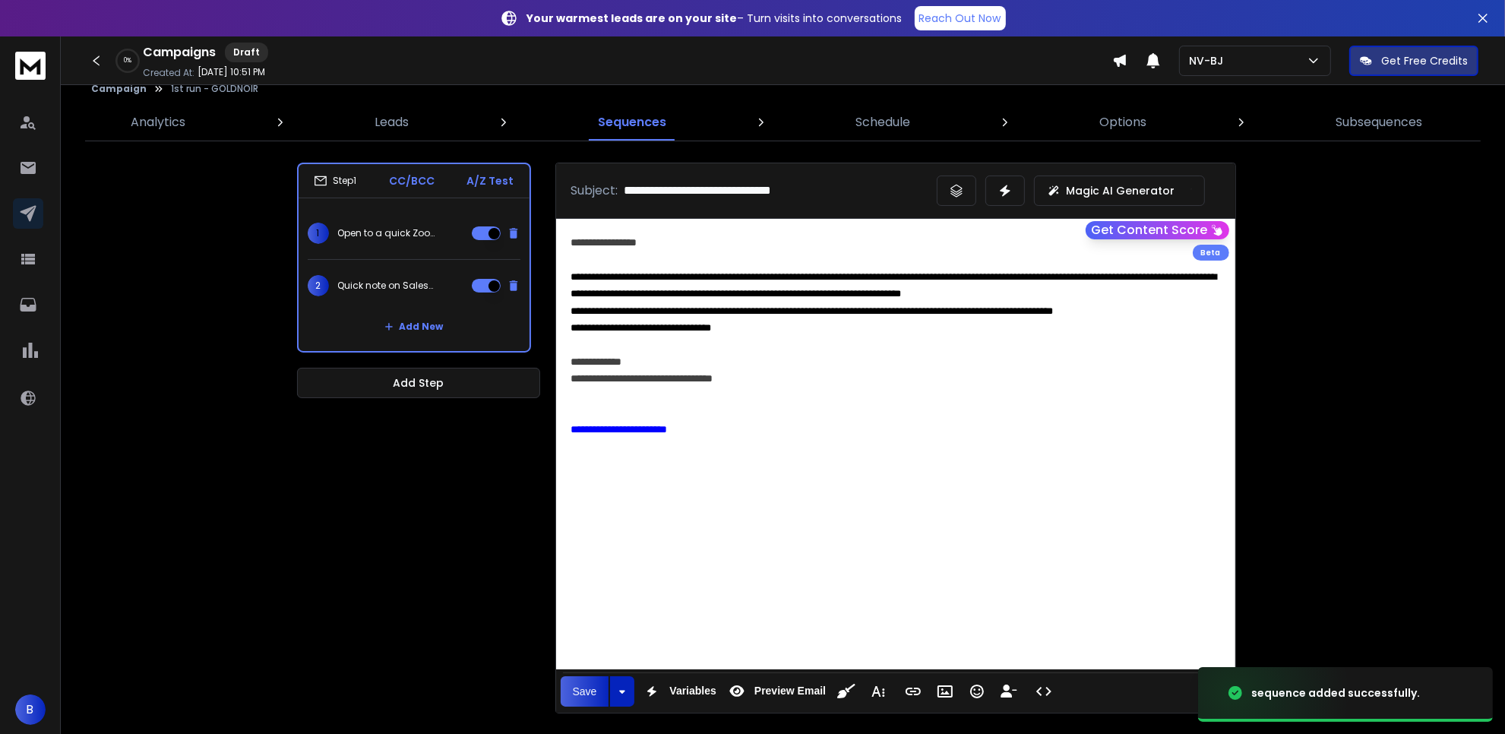
click at [384, 223] on div "1 Open to a quick Zoom?" at bounding box center [372, 233] width 128 height 21
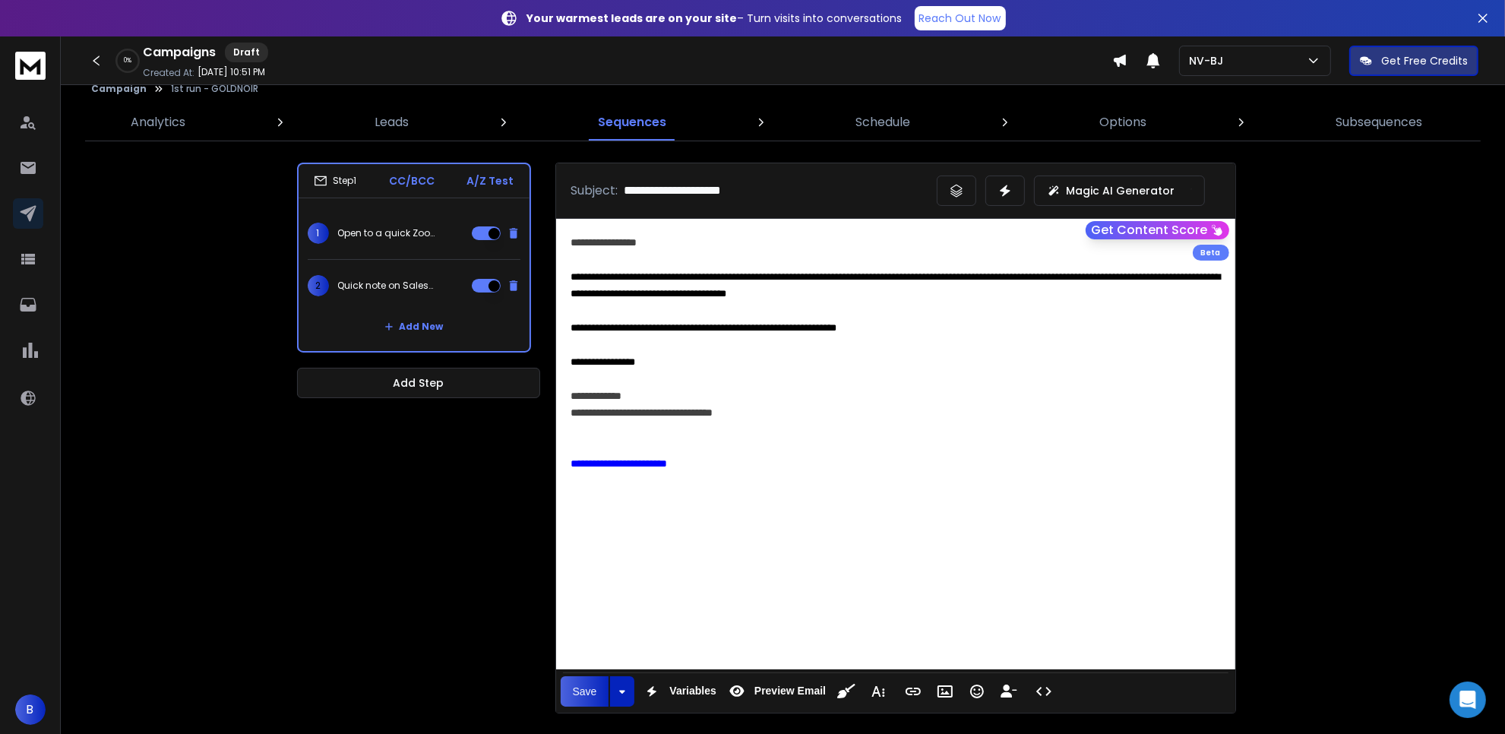
click at [393, 278] on div "2 Quick note on Salesforce support" at bounding box center [372, 285] width 128 height 21
type input "**********"
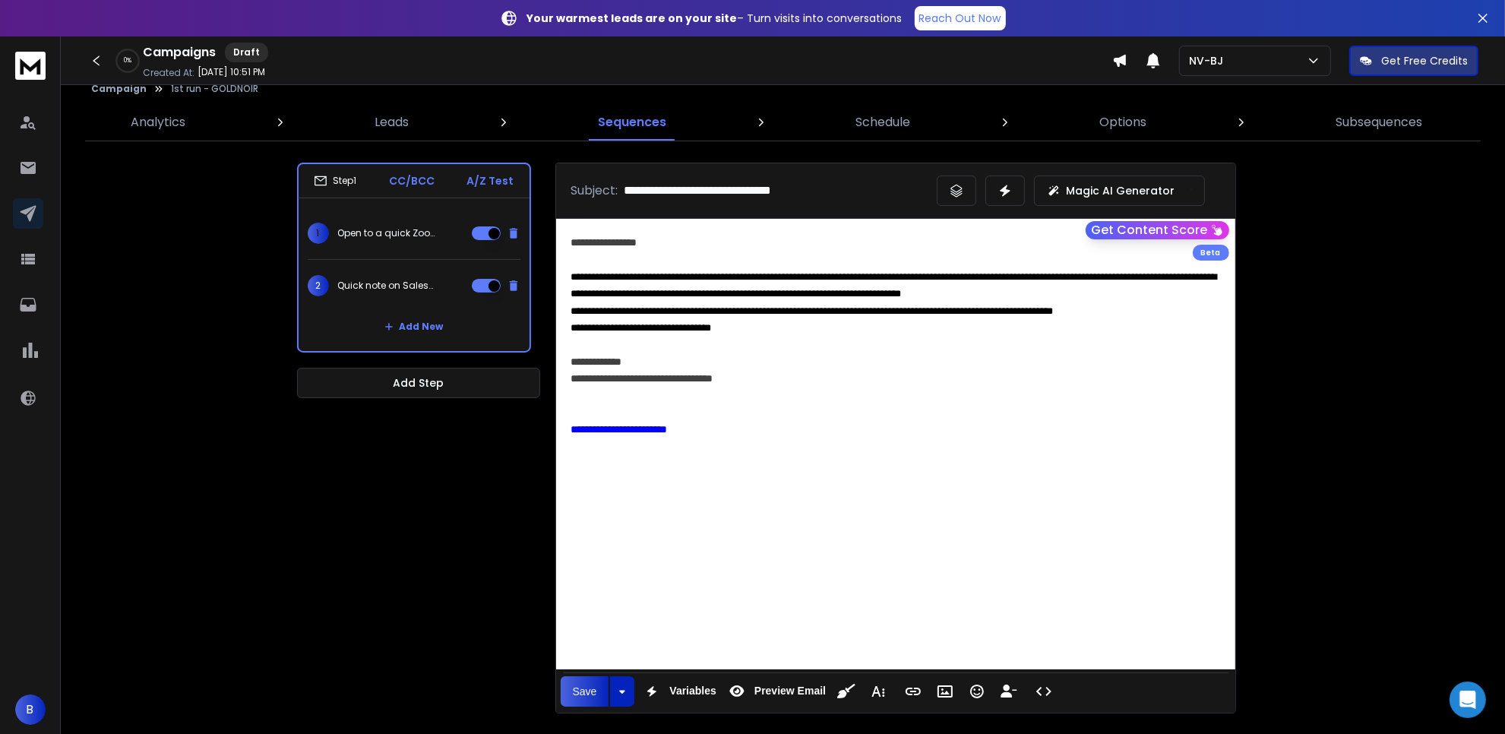
click at [570, 256] on div "**********" at bounding box center [895, 439] width 679 height 441
click at [572, 309] on span "**********" at bounding box center [812, 311] width 483 height 10
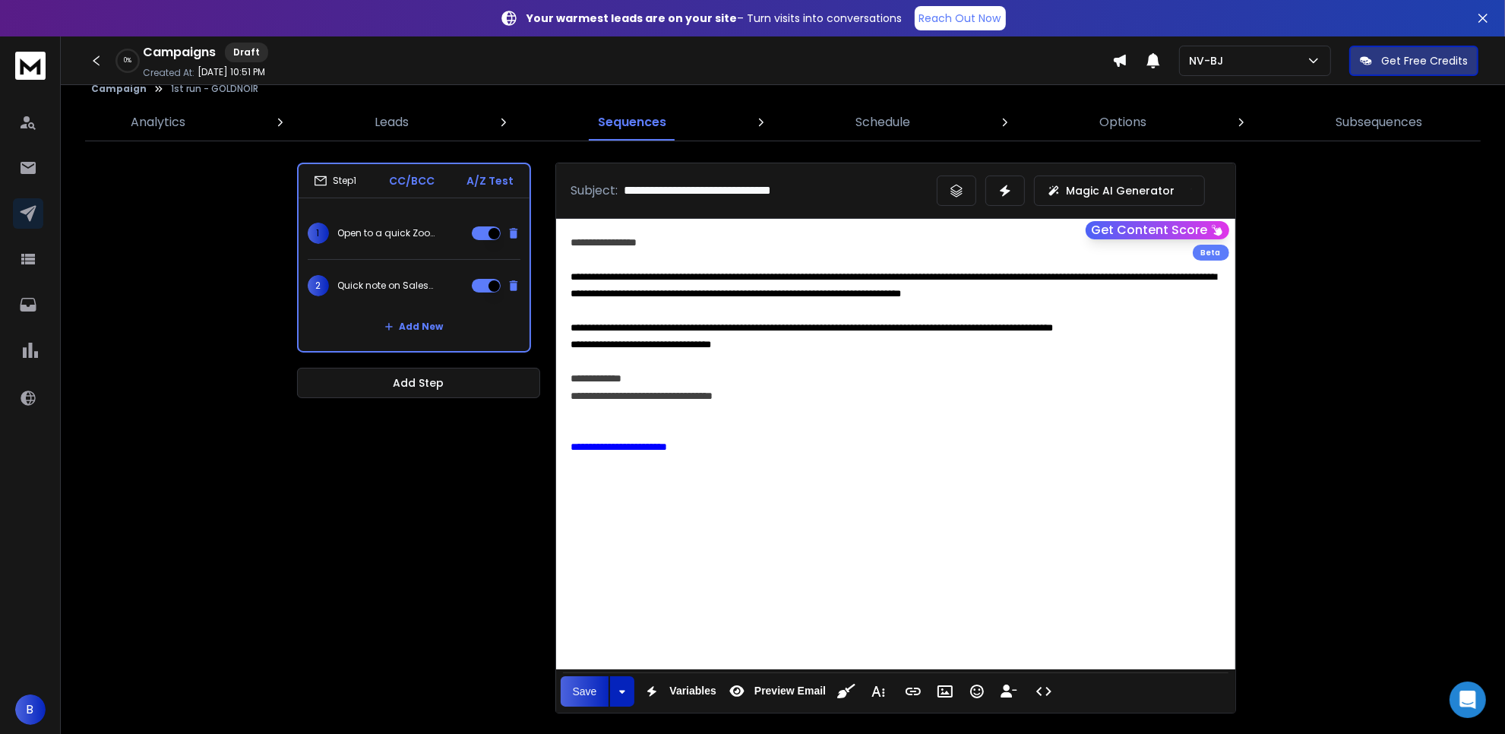
click at [568, 342] on div "**********" at bounding box center [895, 439] width 679 height 441
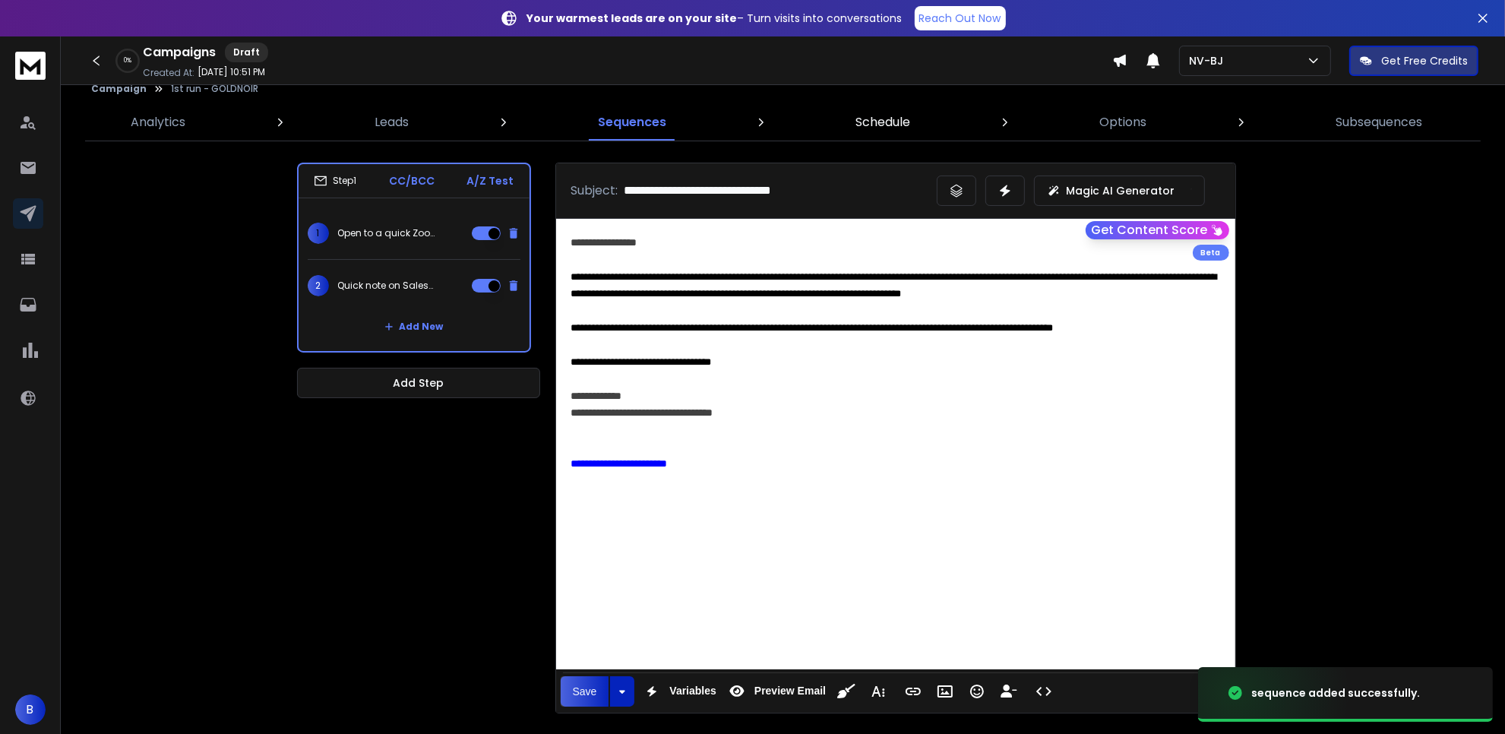
click at [887, 111] on link "Schedule" at bounding box center [883, 122] width 73 height 36
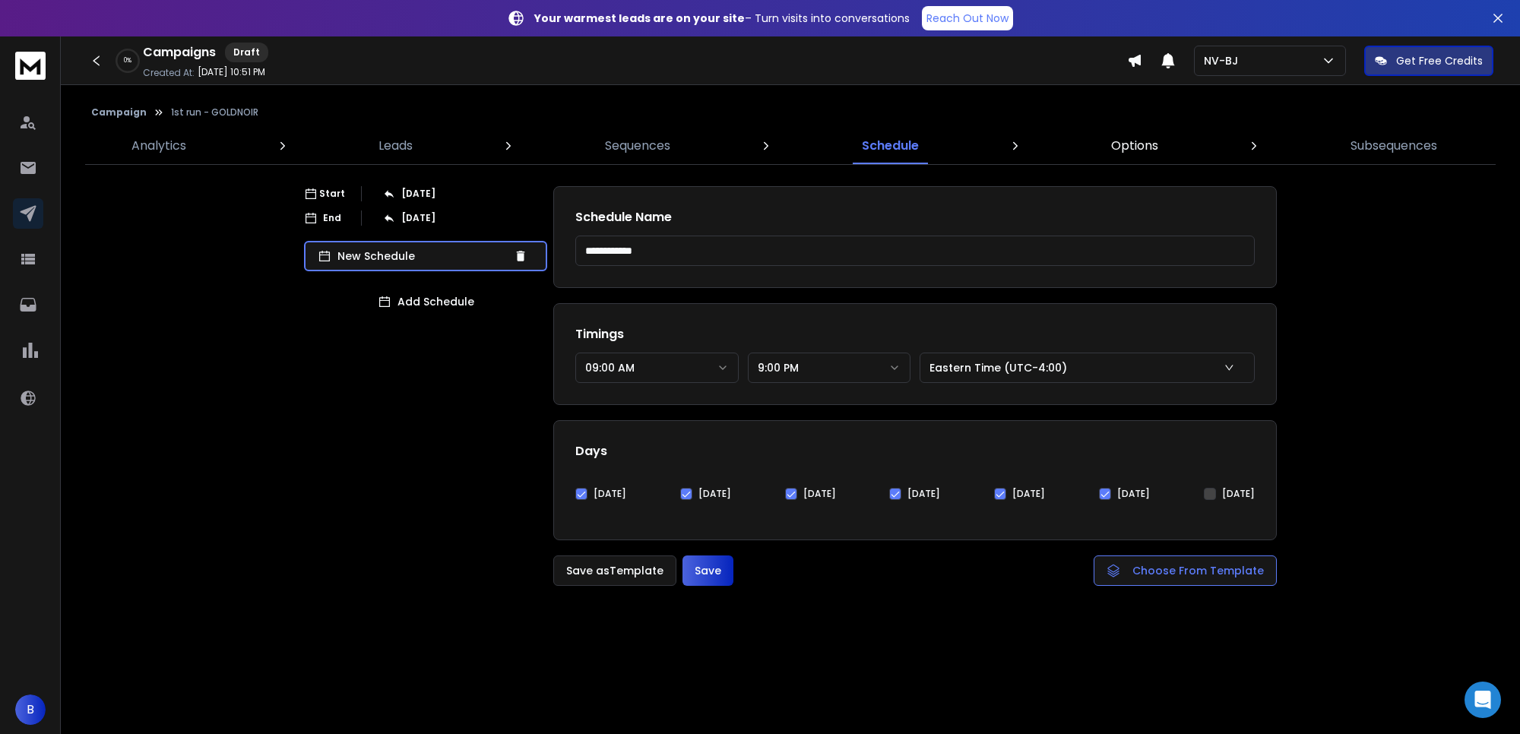
click at [1128, 145] on p "Options" at bounding box center [1134, 146] width 47 height 18
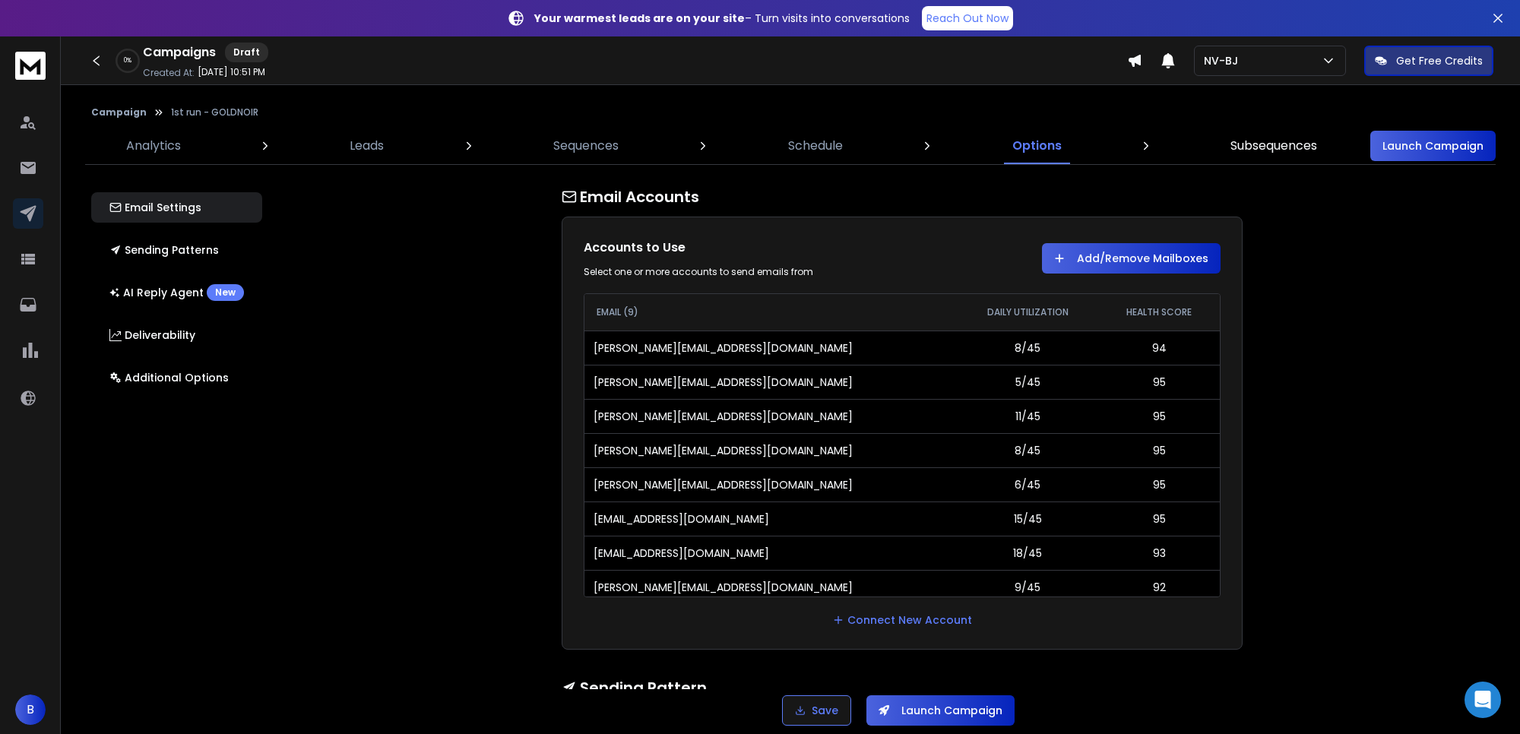
click at [1298, 149] on p "Subsequences" at bounding box center [1273, 146] width 87 height 18
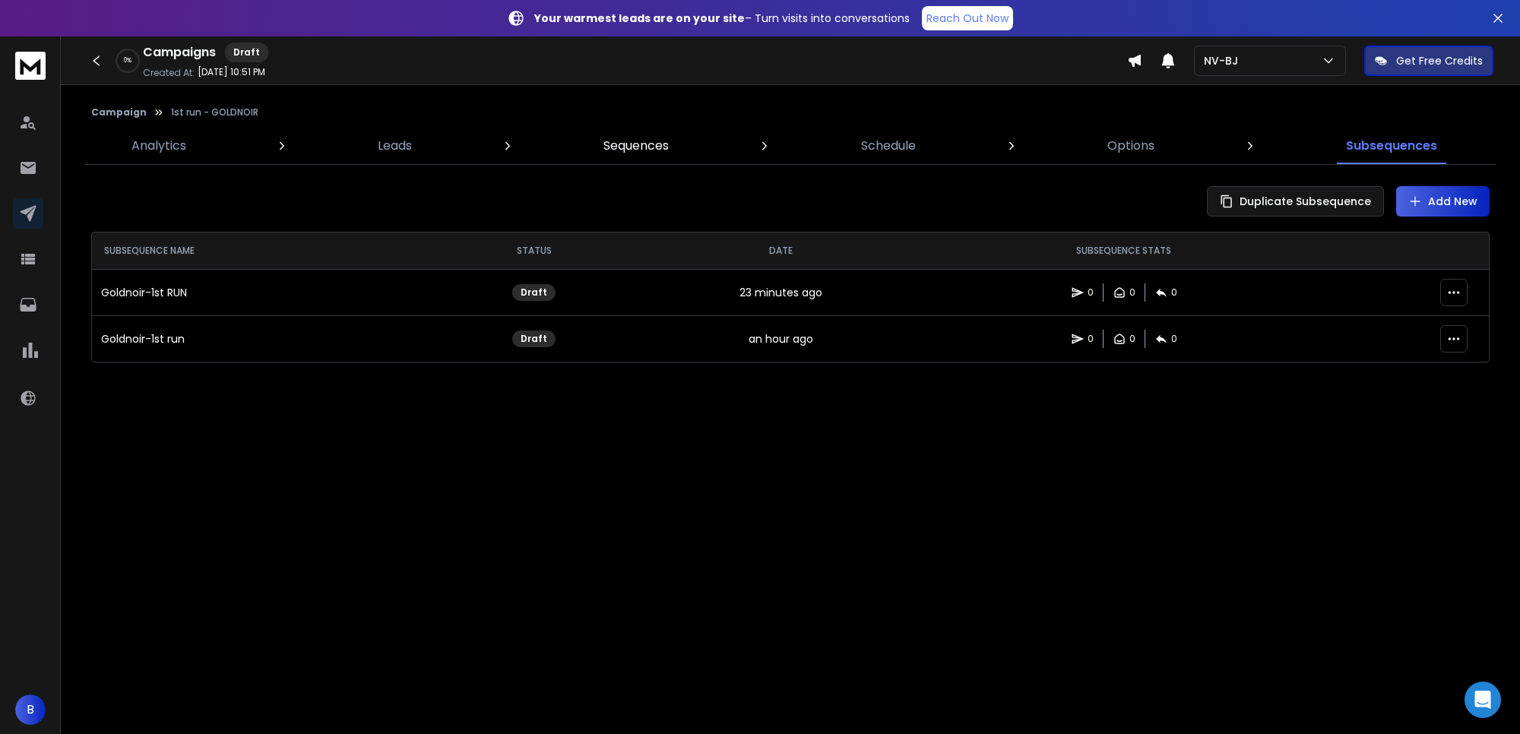
click at [639, 141] on p "Sequences" at bounding box center [635, 146] width 65 height 18
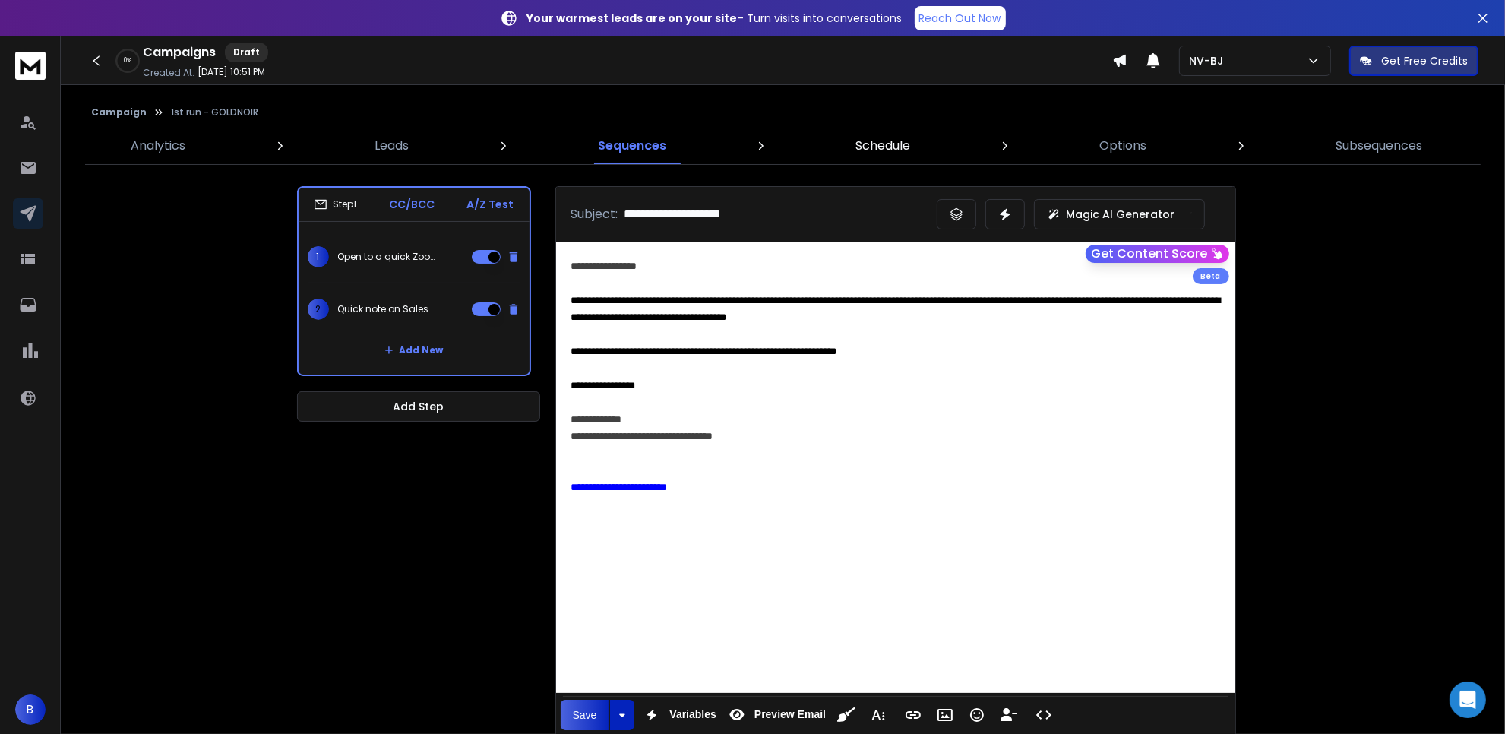
click at [867, 139] on p "Schedule" at bounding box center [883, 146] width 55 height 18
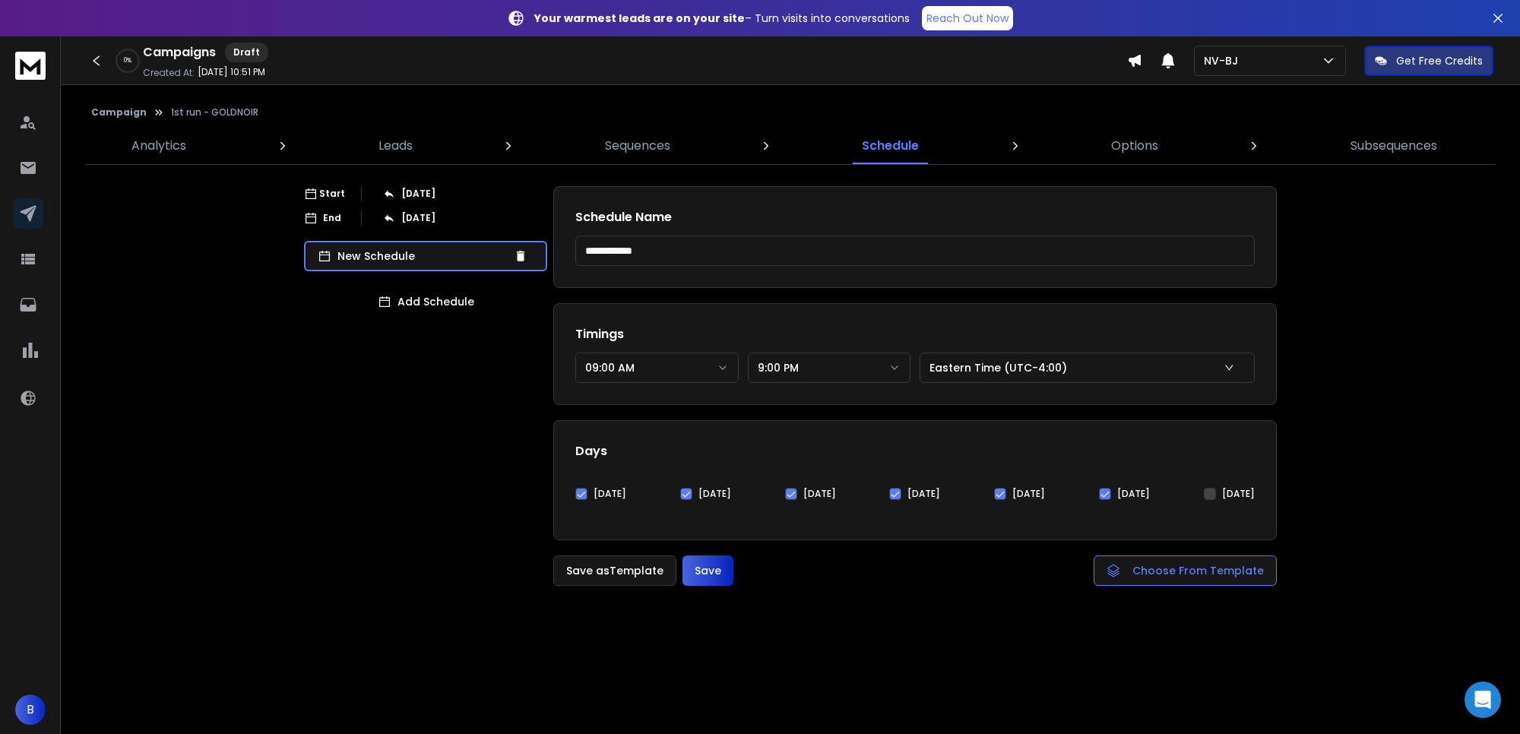
click at [435, 196] on p "Mon Aug 18 2025" at bounding box center [418, 194] width 34 height 12
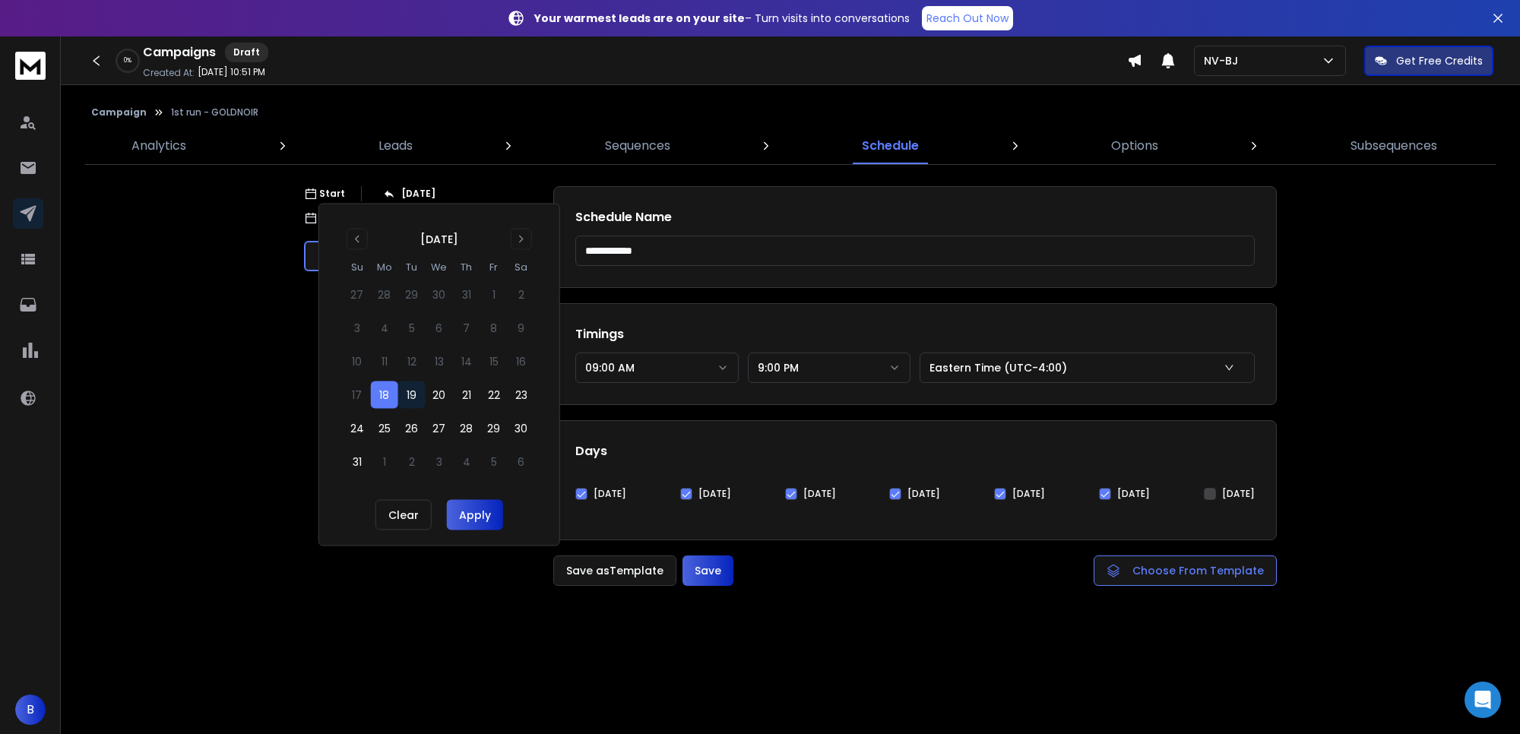
click at [412, 388] on button "19" at bounding box center [411, 394] width 27 height 27
click at [466, 514] on button "Apply" at bounding box center [475, 515] width 56 height 30
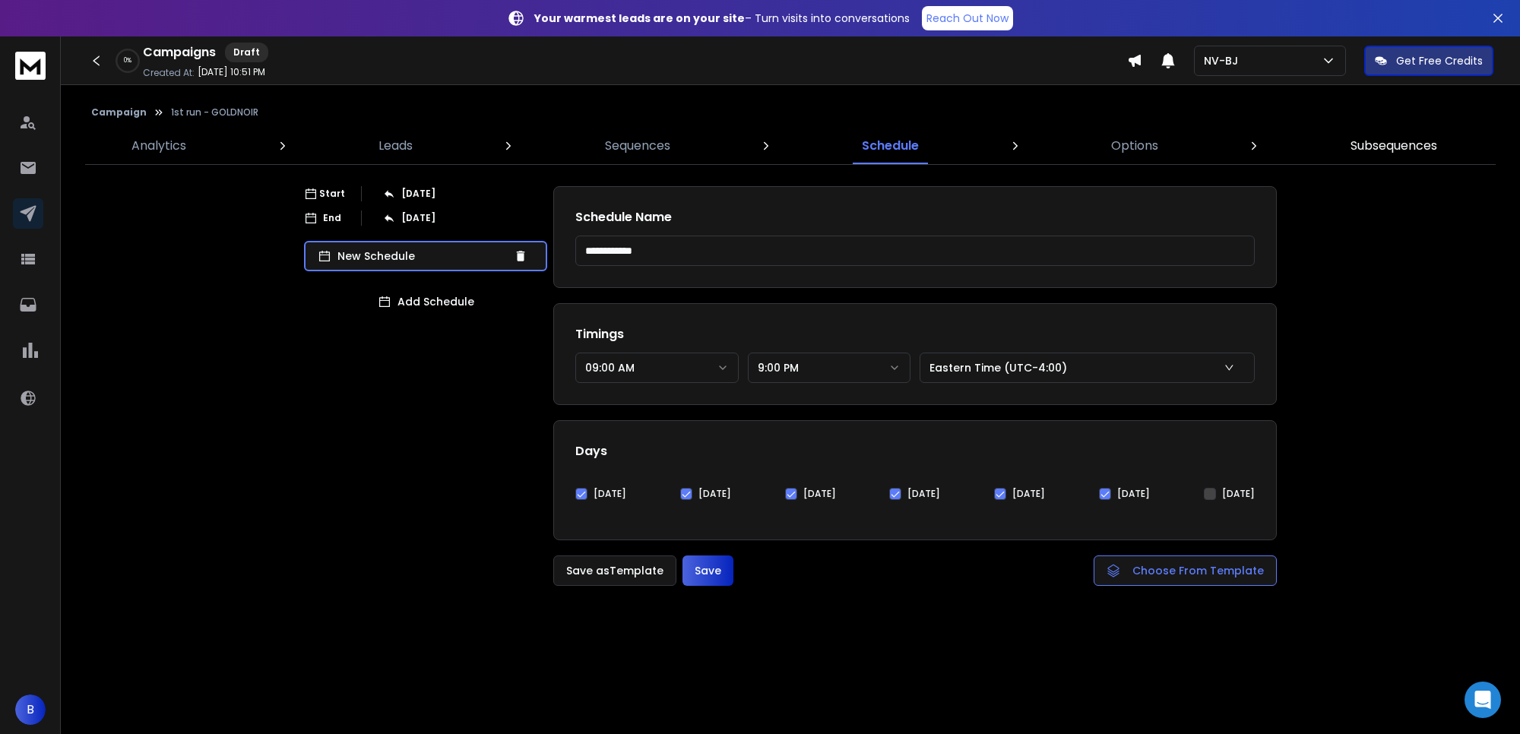
click at [1391, 141] on p "Subsequences" at bounding box center [1393, 146] width 87 height 18
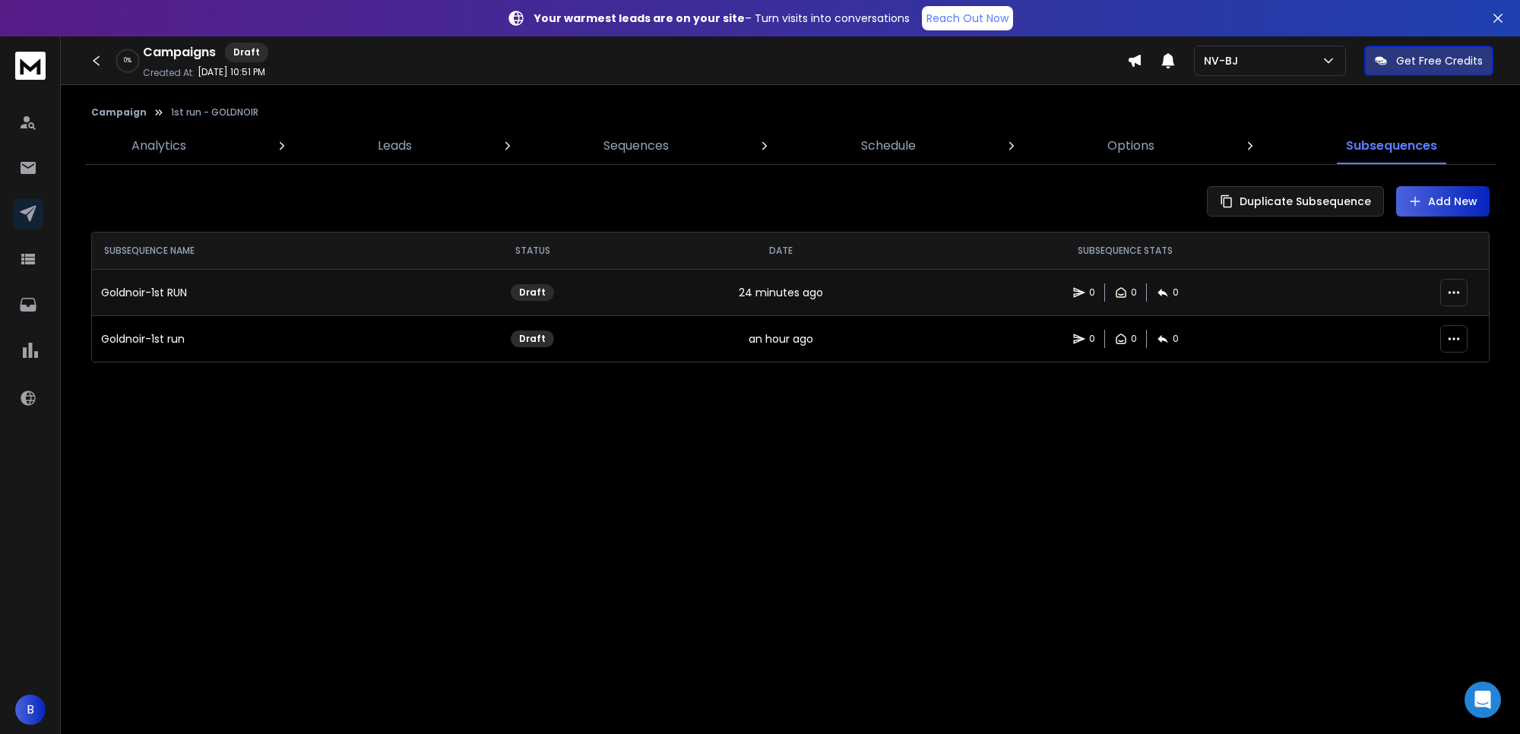
click at [989, 294] on div "0 0 0" at bounding box center [1124, 292] width 359 height 18
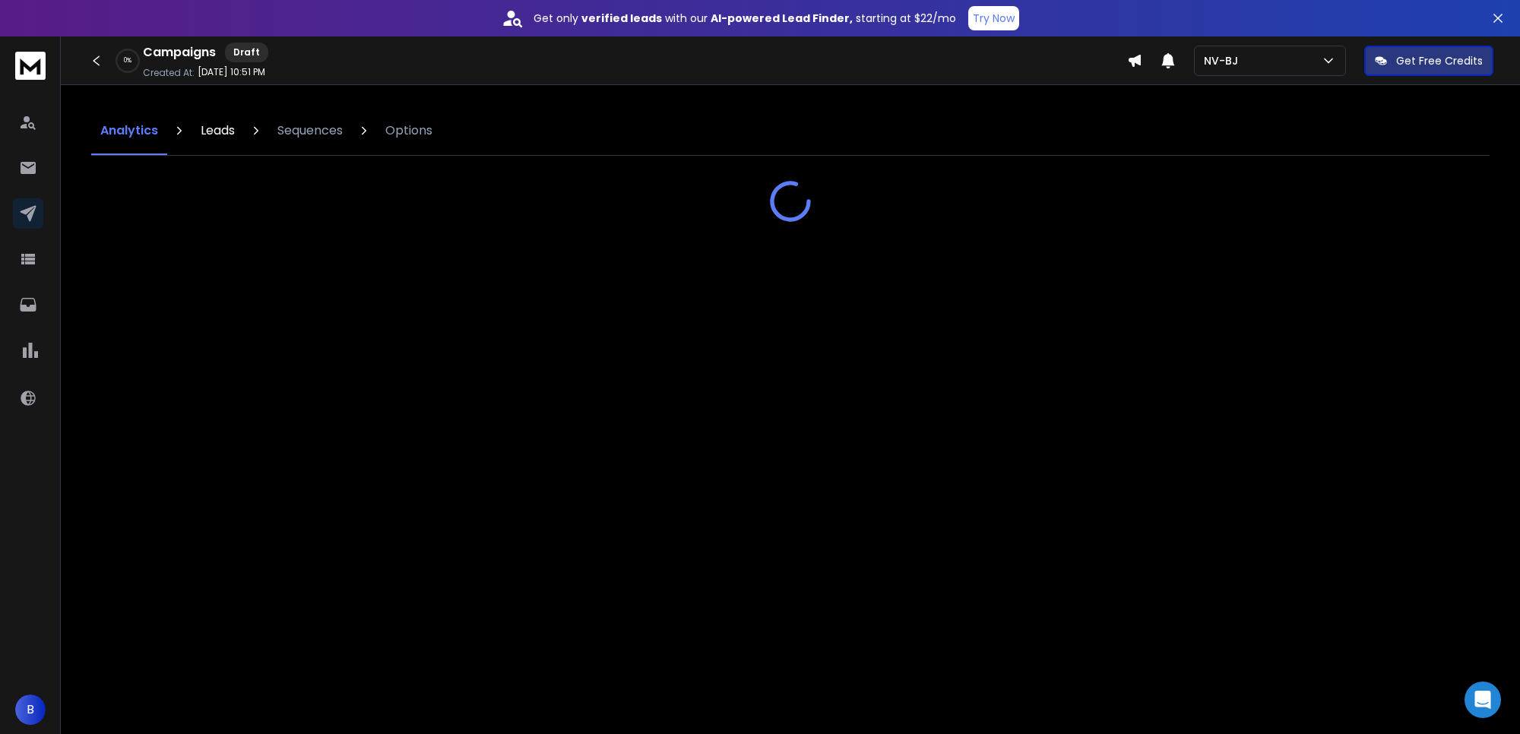
click at [201, 127] on p "Leads" at bounding box center [218, 131] width 34 height 18
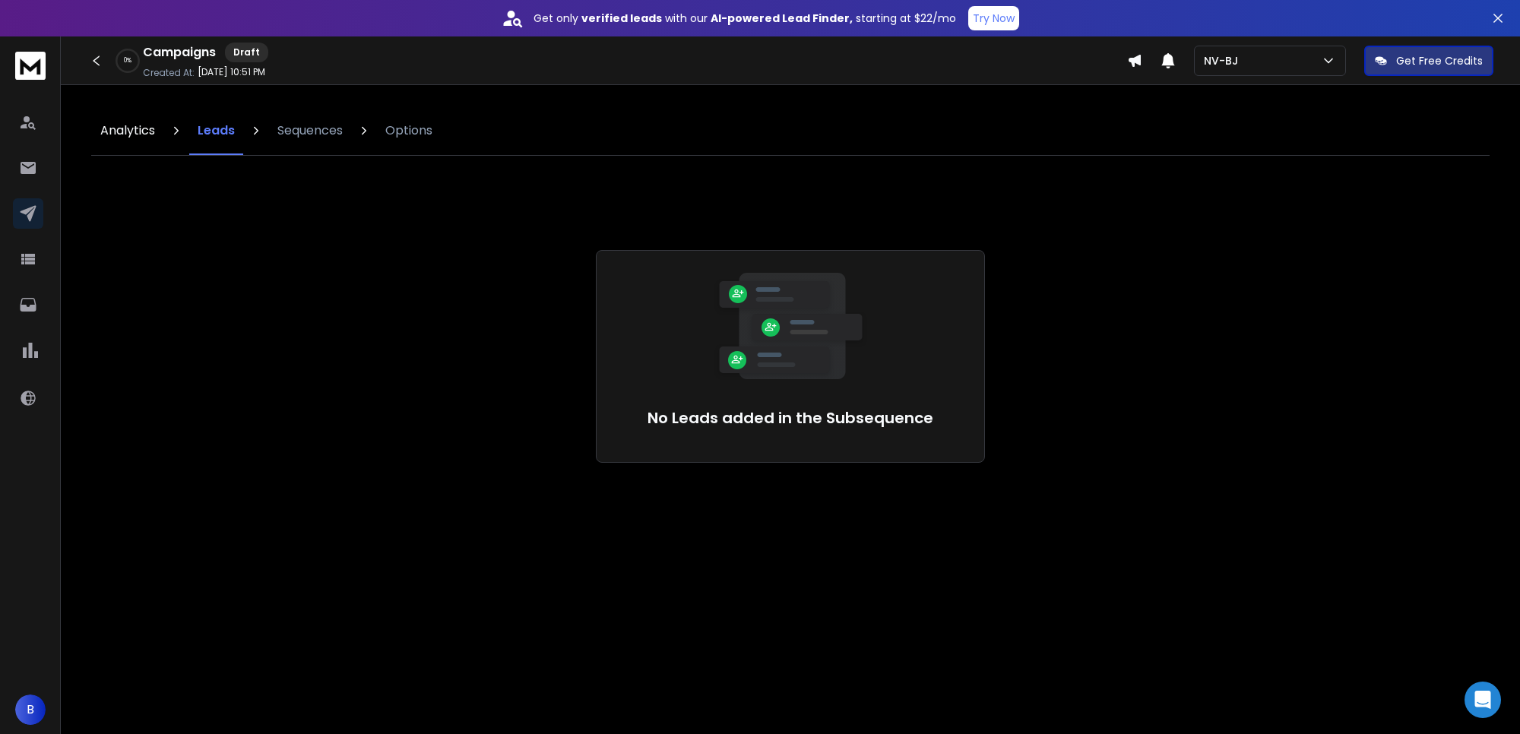
click at [130, 131] on p "Analytics" at bounding box center [127, 131] width 55 height 18
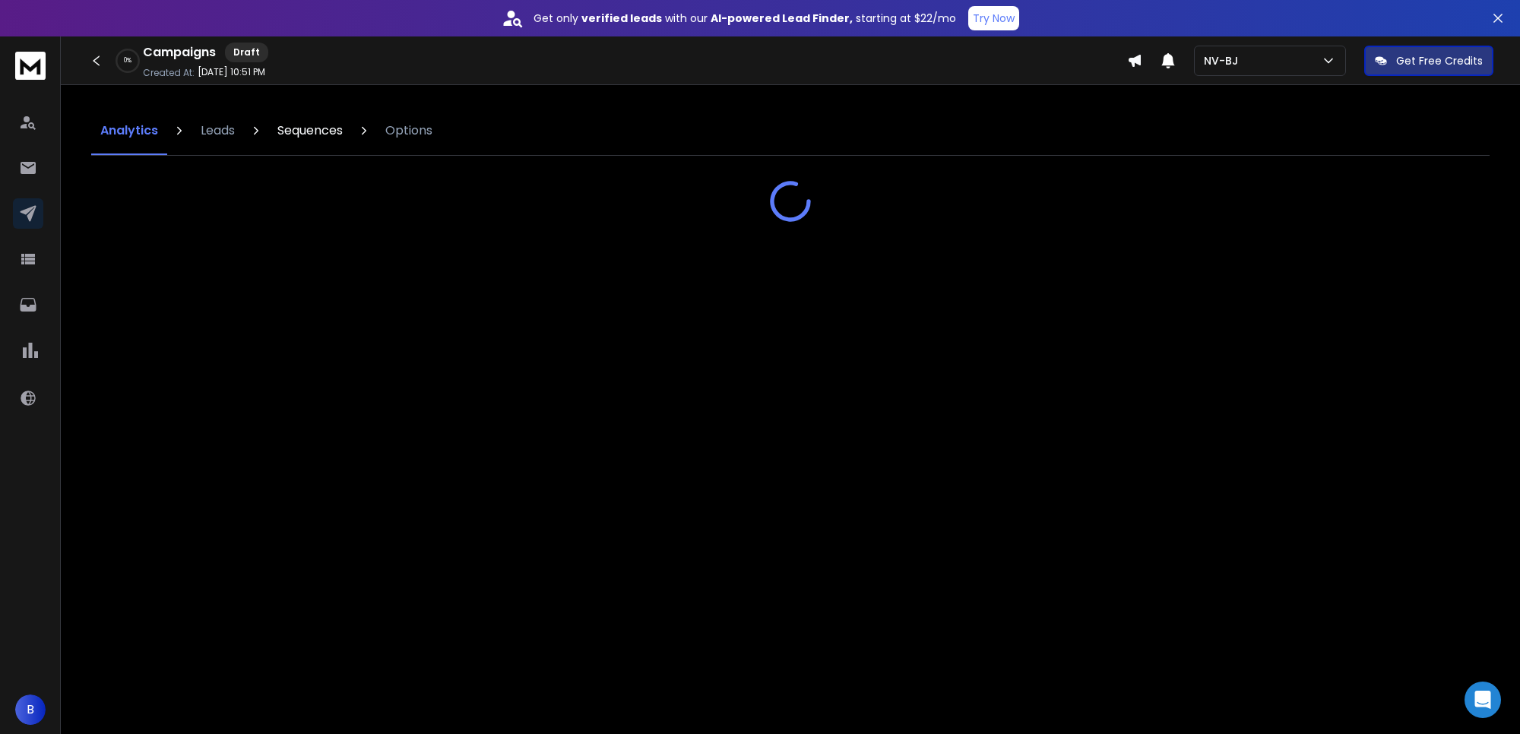
click at [306, 130] on p "Sequences" at bounding box center [309, 131] width 65 height 18
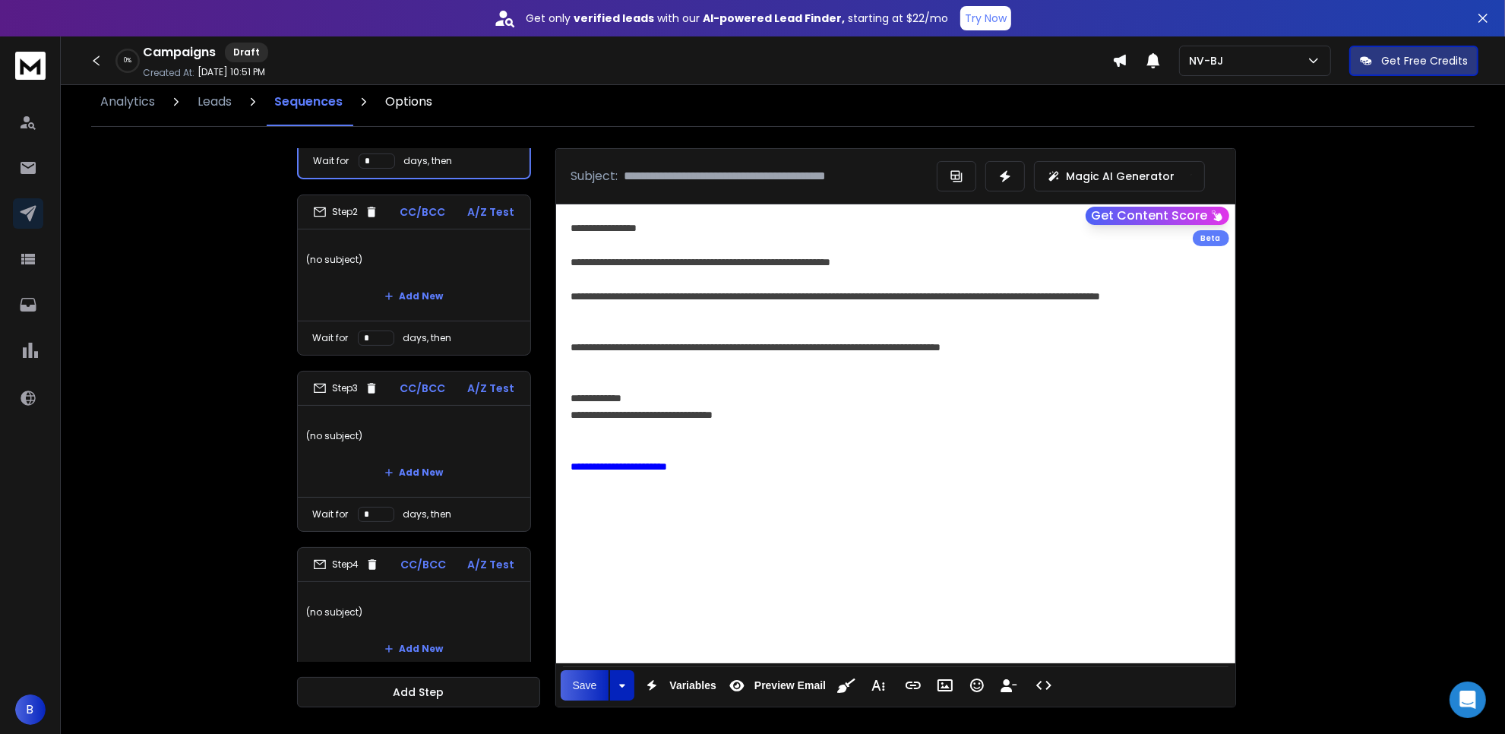
scroll to position [169, 0]
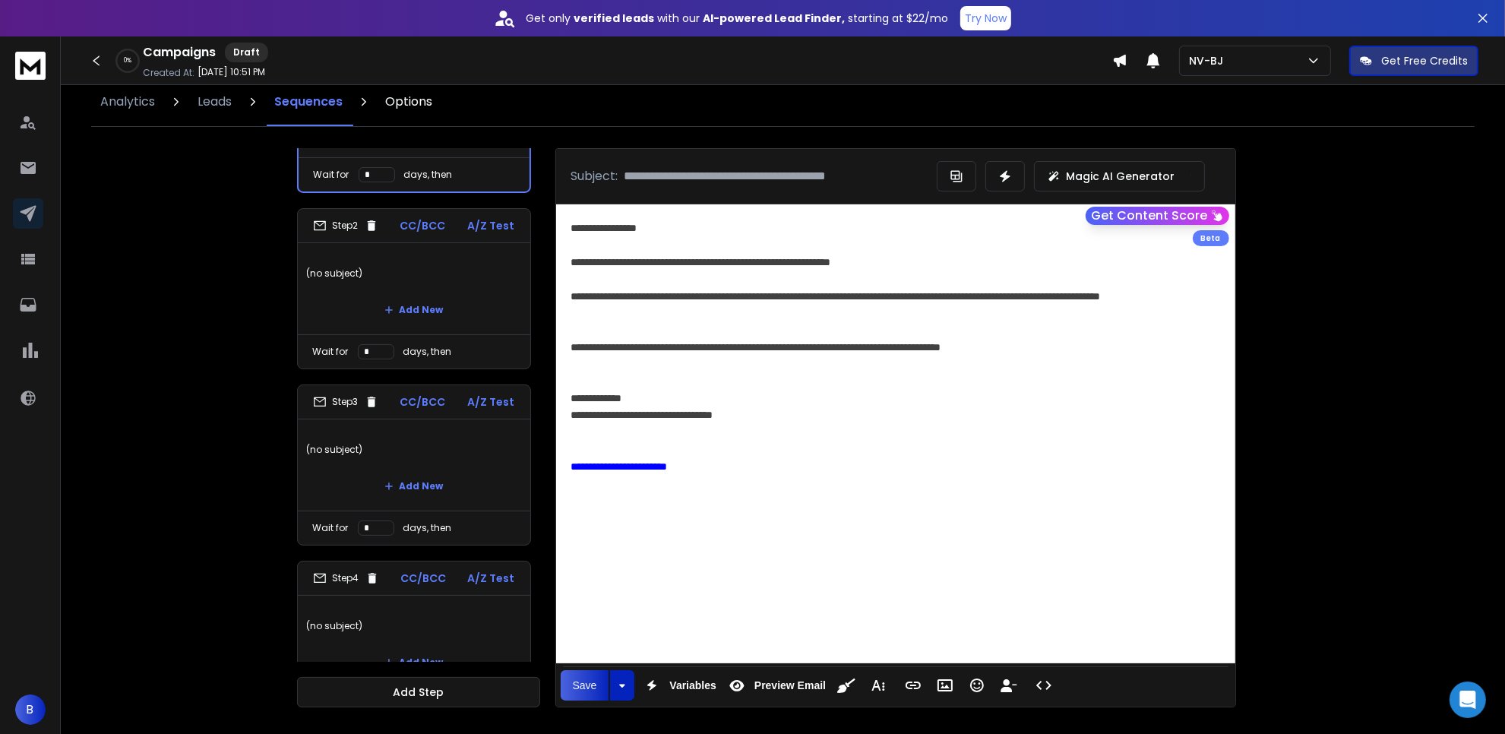
click at [407, 106] on p "Options" at bounding box center [408, 102] width 47 height 18
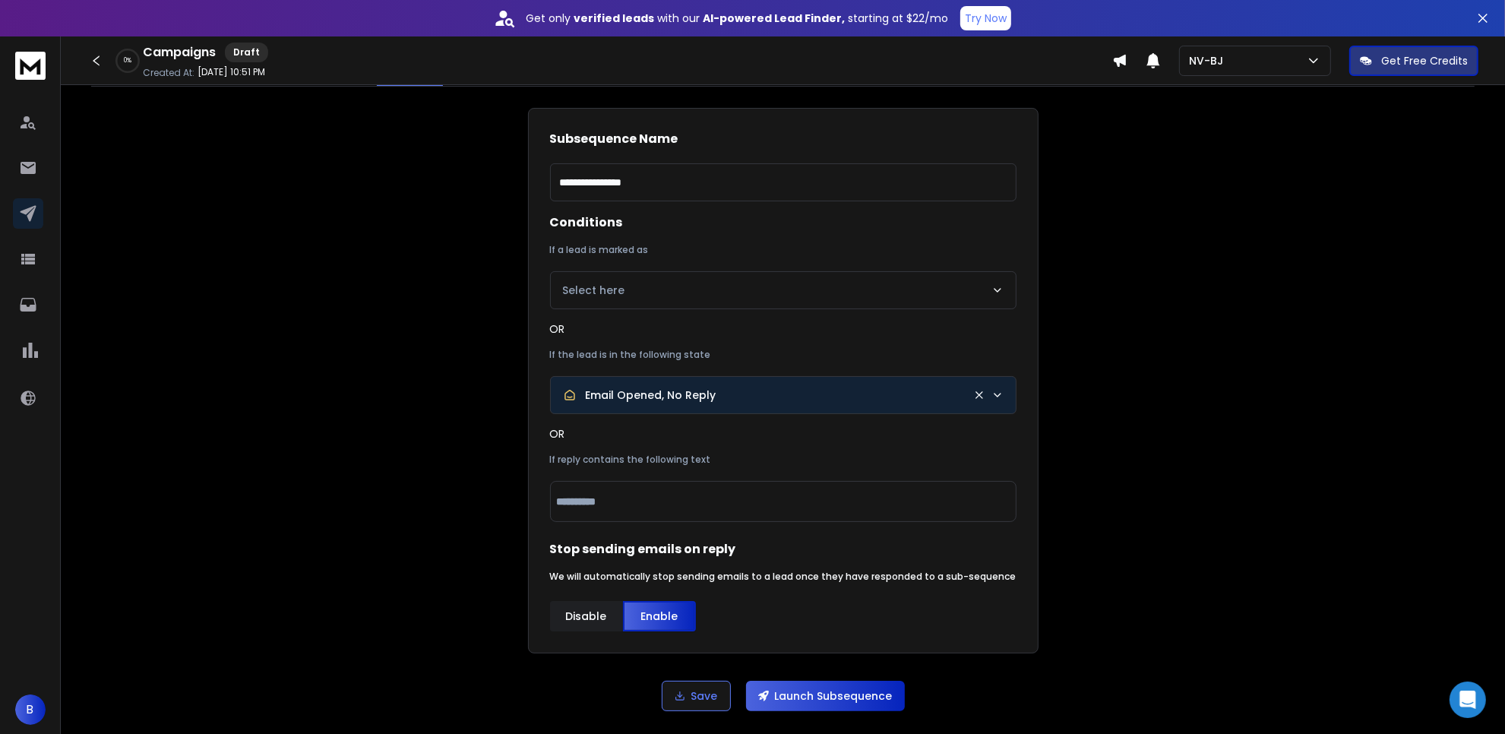
scroll to position [89, 0]
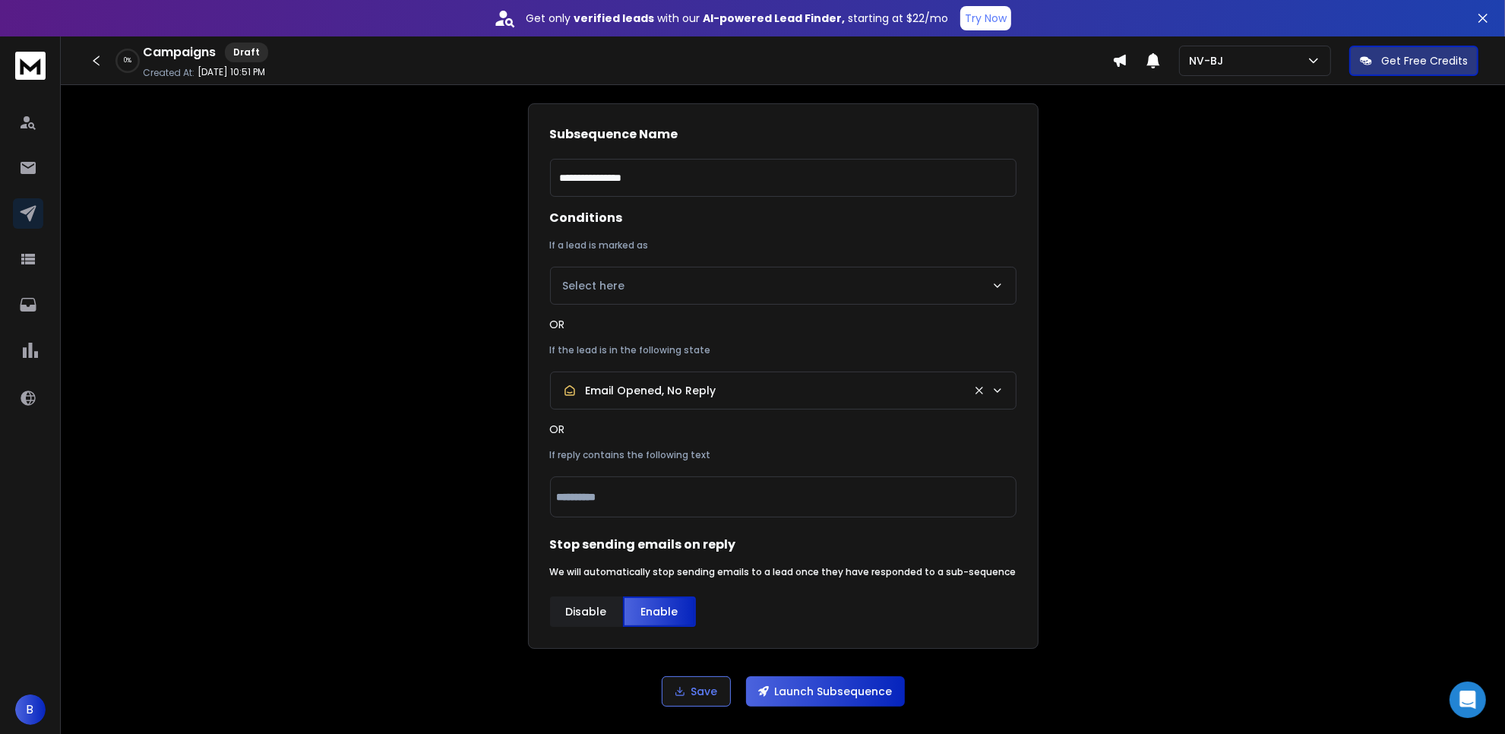
click at [631, 483] on input at bounding box center [783, 496] width 453 height 27
click at [388, 388] on form "**********" at bounding box center [783, 404] width 1372 height 603
click at [818, 373] on button "Email Opened, No Reply" at bounding box center [783, 391] width 467 height 38
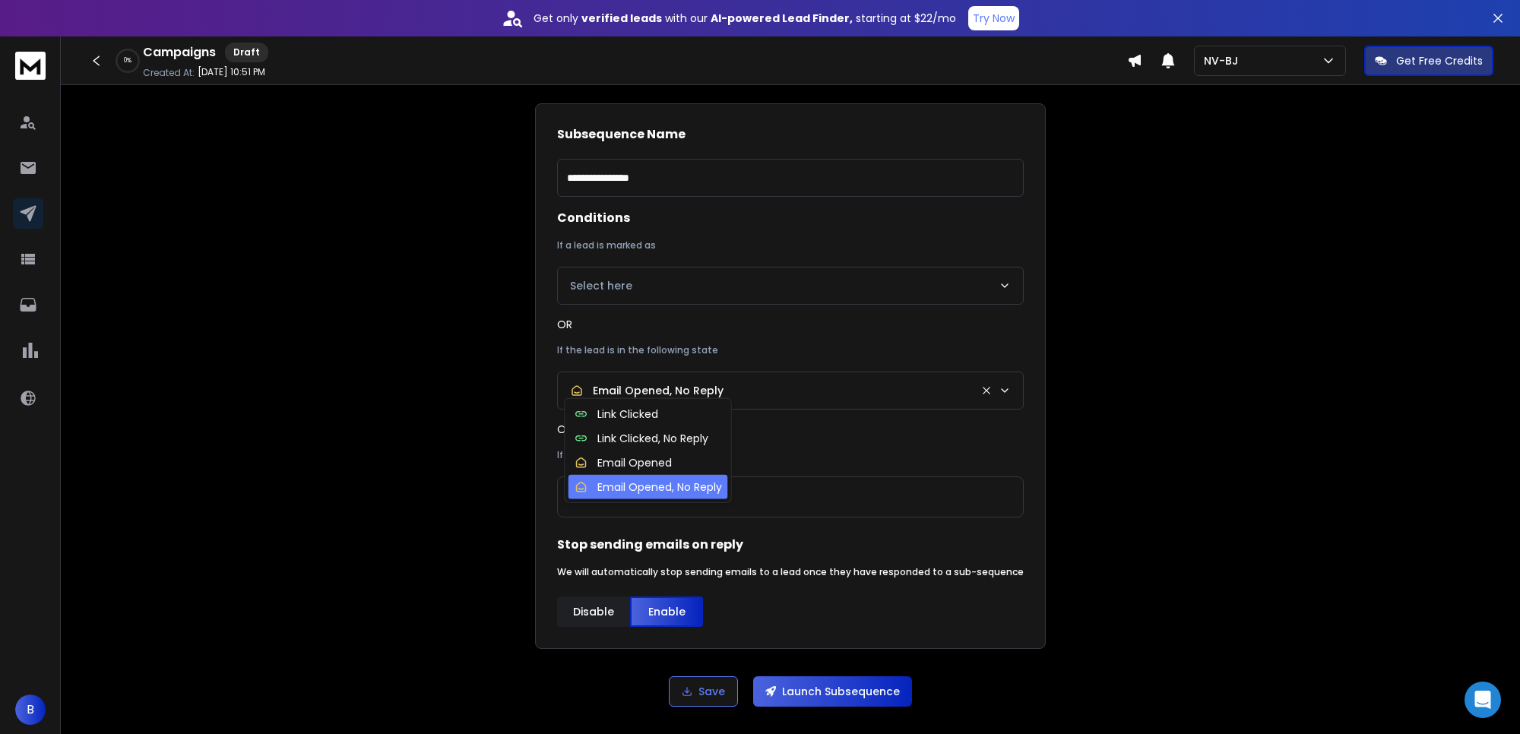
click at [680, 492] on div "Email Opened, No Reply" at bounding box center [647, 487] width 147 height 15
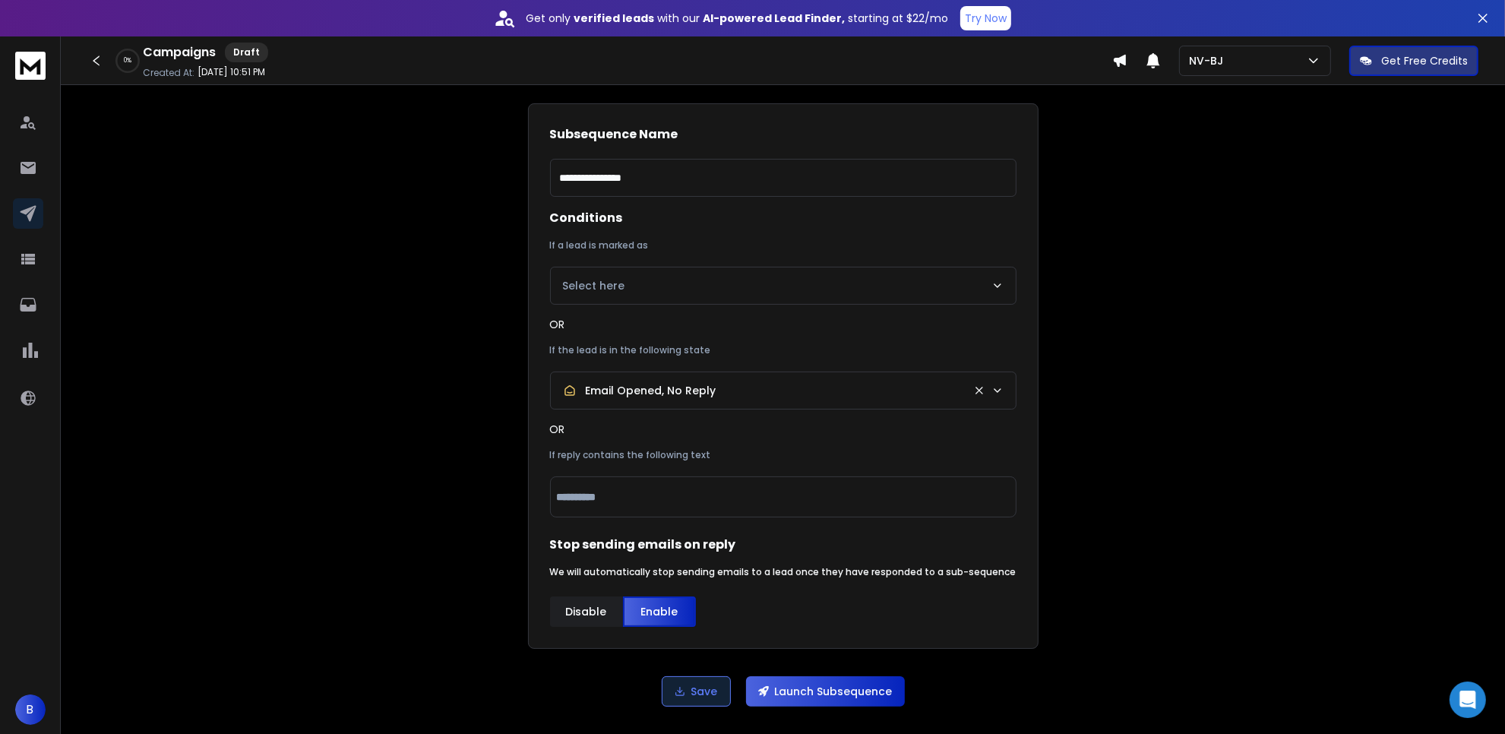
click at [679, 690] on icon "submit" at bounding box center [680, 691] width 11 height 11
click at [815, 694] on button "Launch Subsequence" at bounding box center [825, 691] width 159 height 30
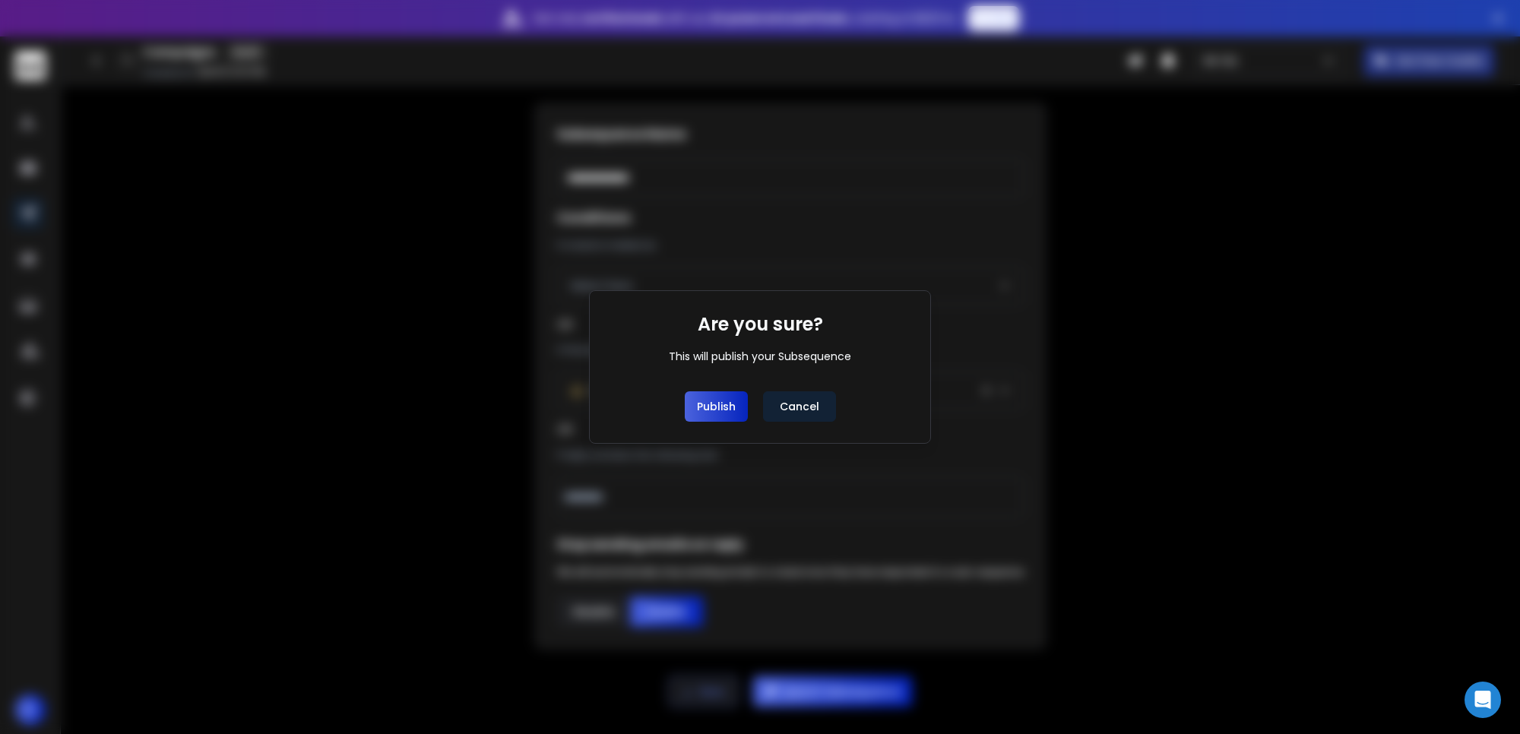
click at [720, 404] on button "Publish" at bounding box center [716, 406] width 63 height 30
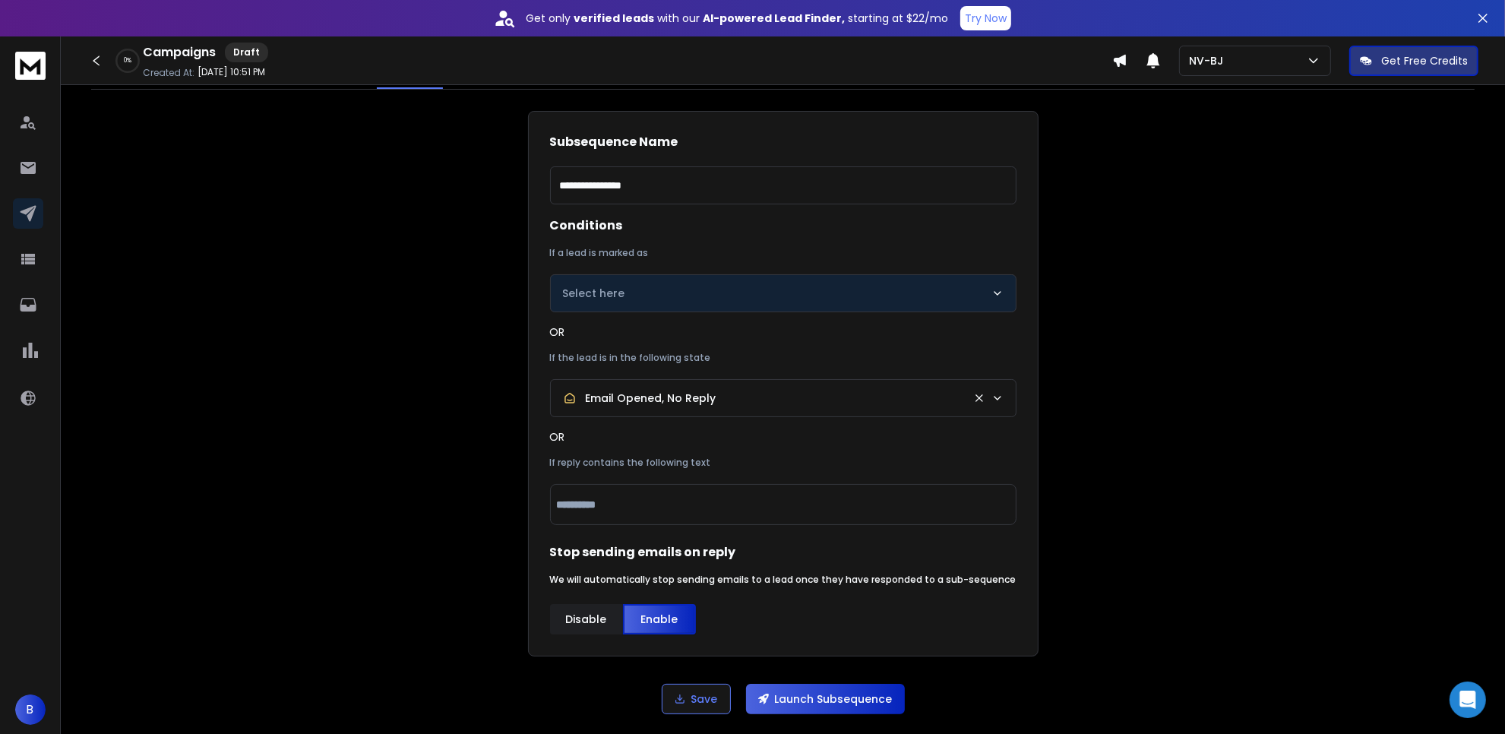
scroll to position [0, 0]
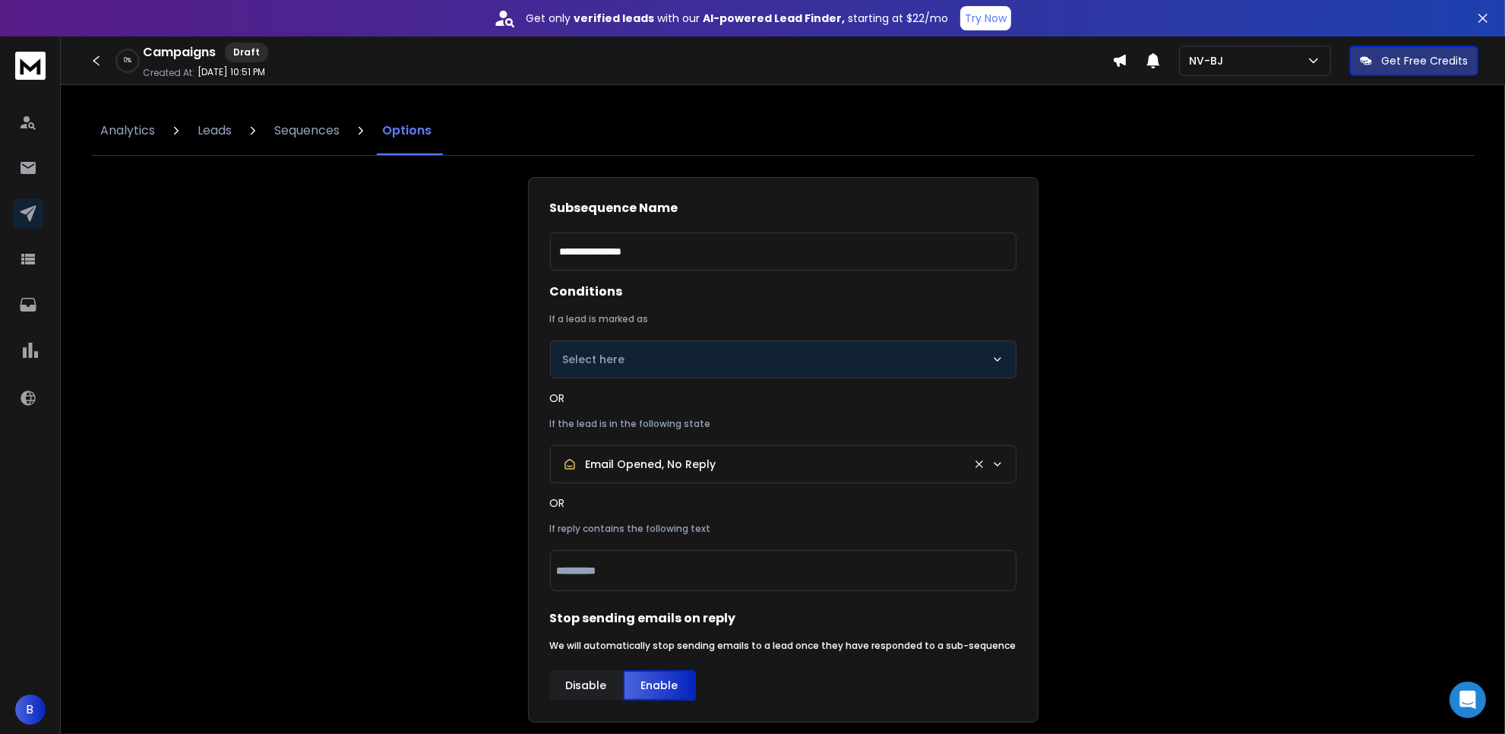
click at [670, 362] on button "Select here" at bounding box center [783, 359] width 467 height 38
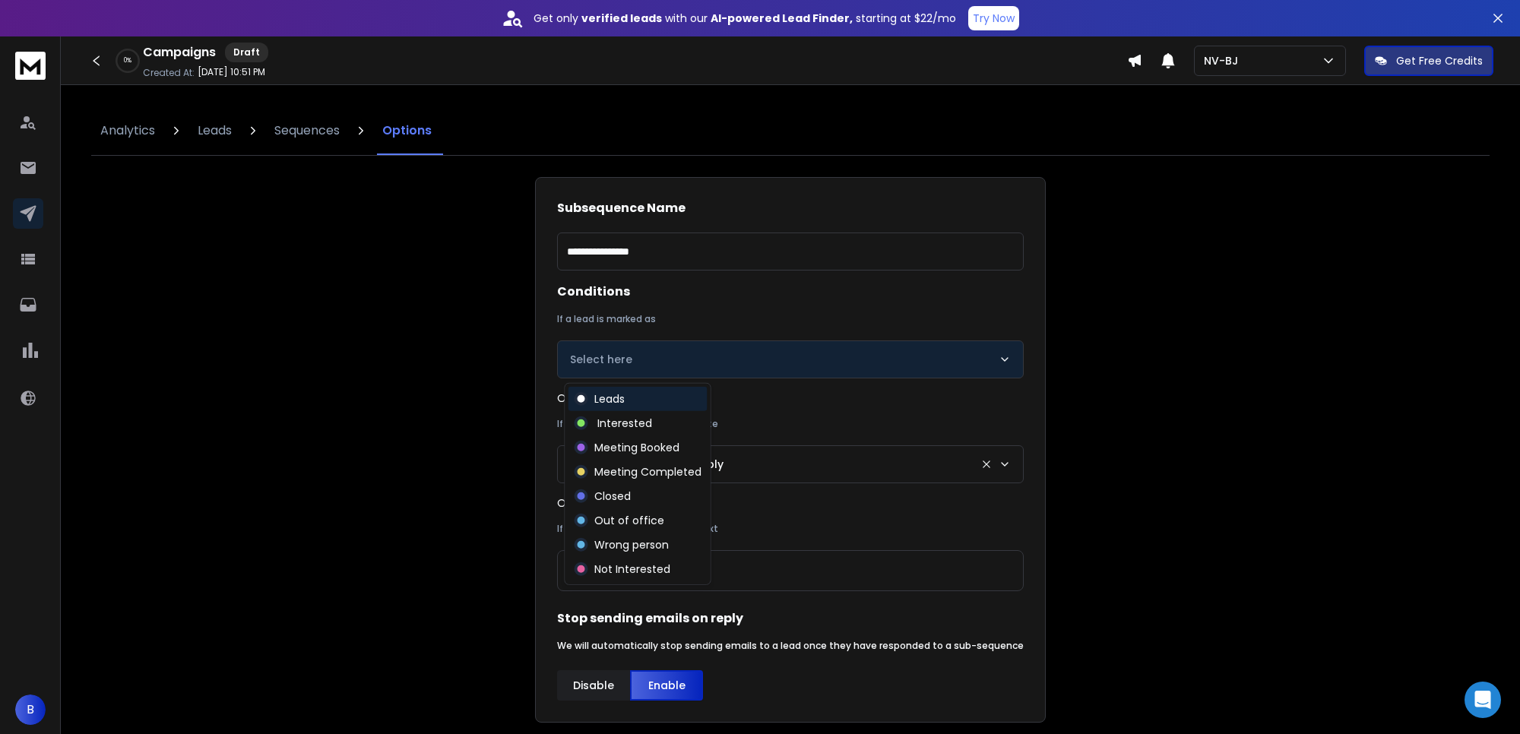
click at [670, 362] on button "Select here" at bounding box center [790, 359] width 467 height 38
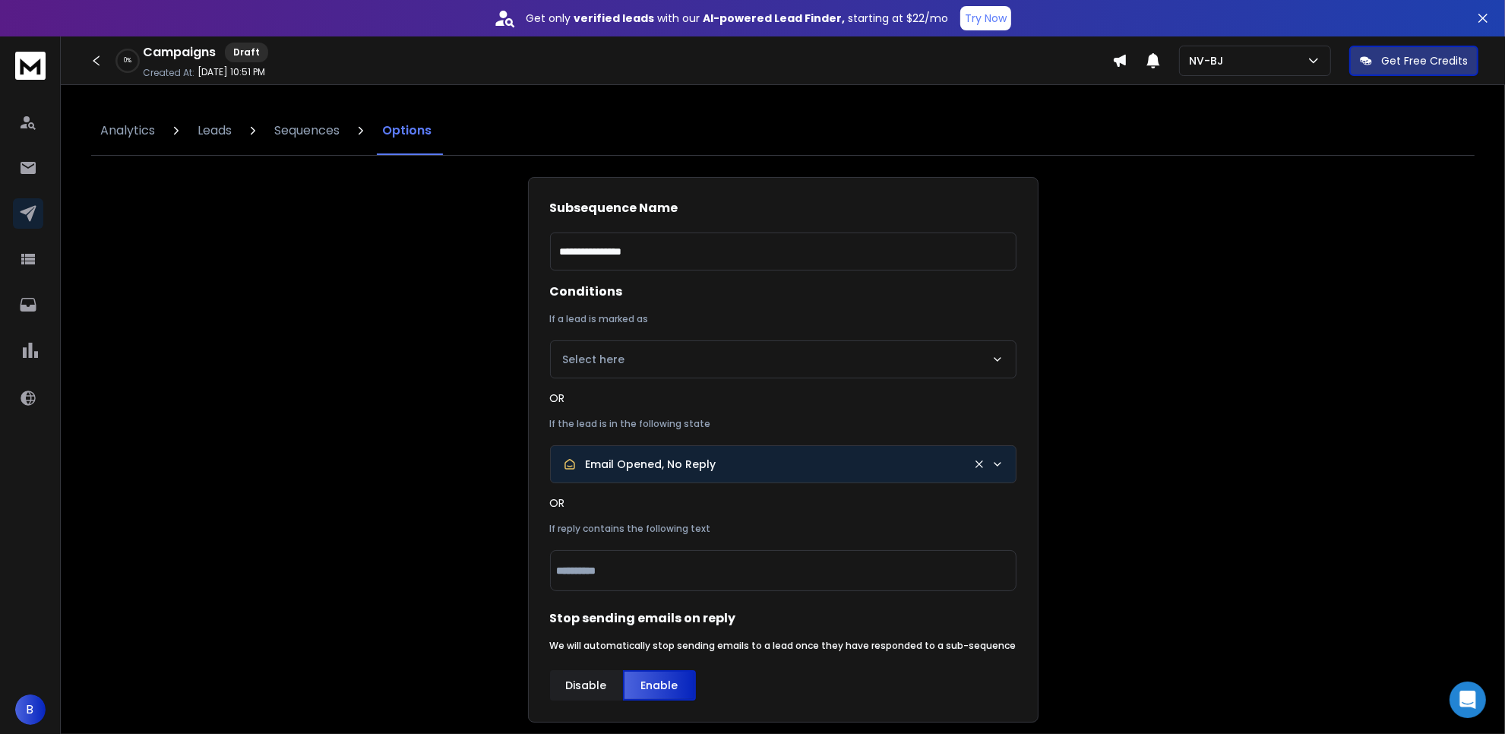
click at [660, 470] on div "Email Opened, No Reply" at bounding box center [640, 464] width 154 height 15
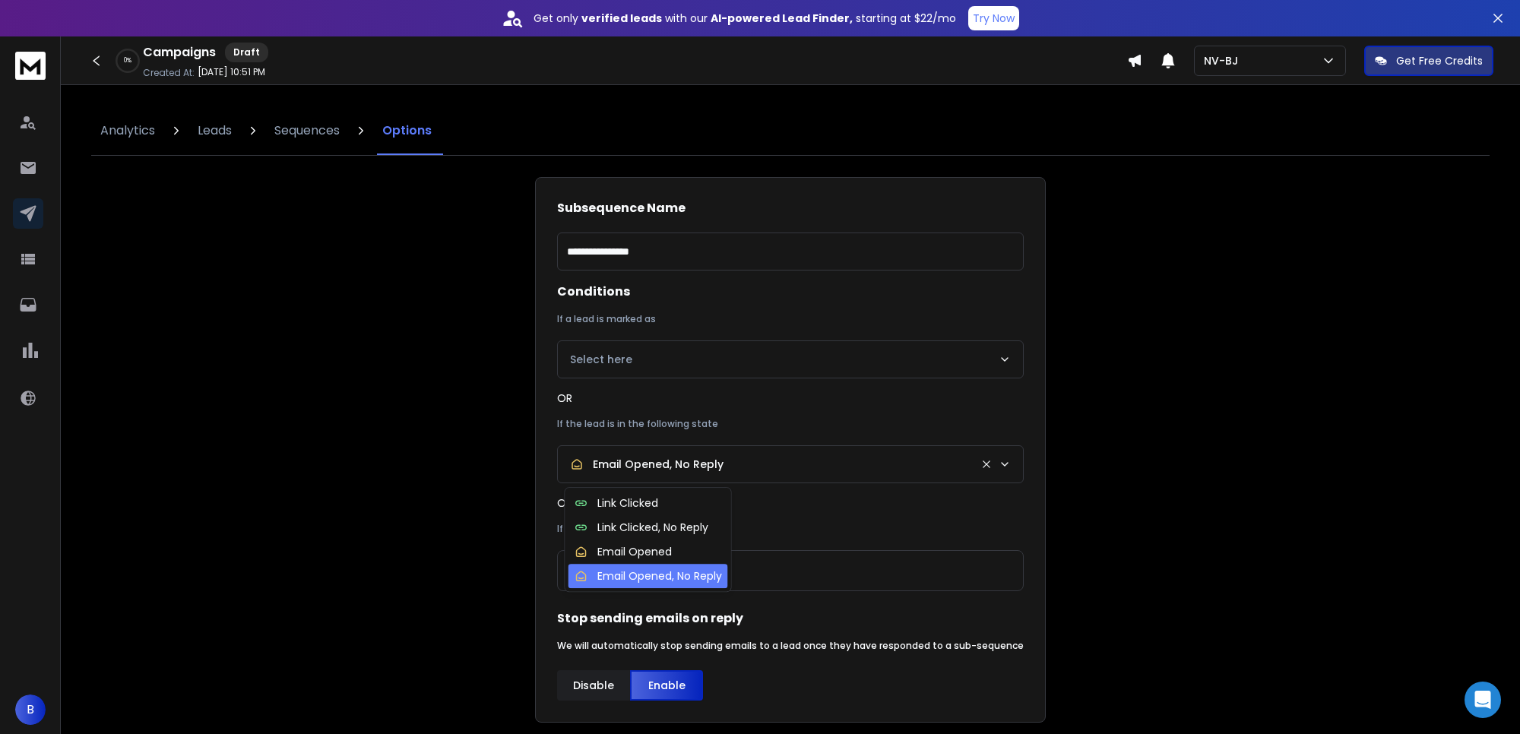
click at [650, 578] on div "Email Opened, No Reply" at bounding box center [647, 575] width 147 height 15
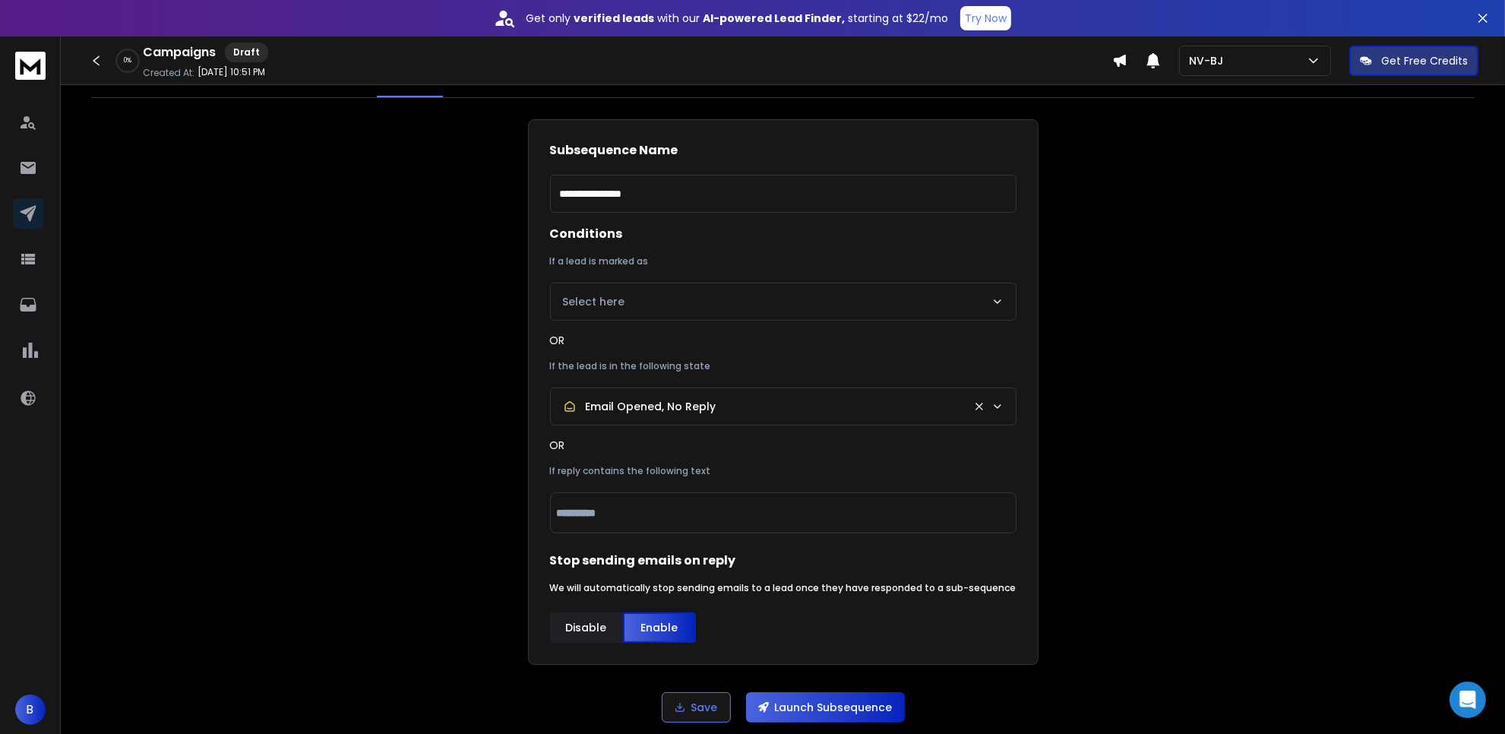
scroll to position [89, 0]
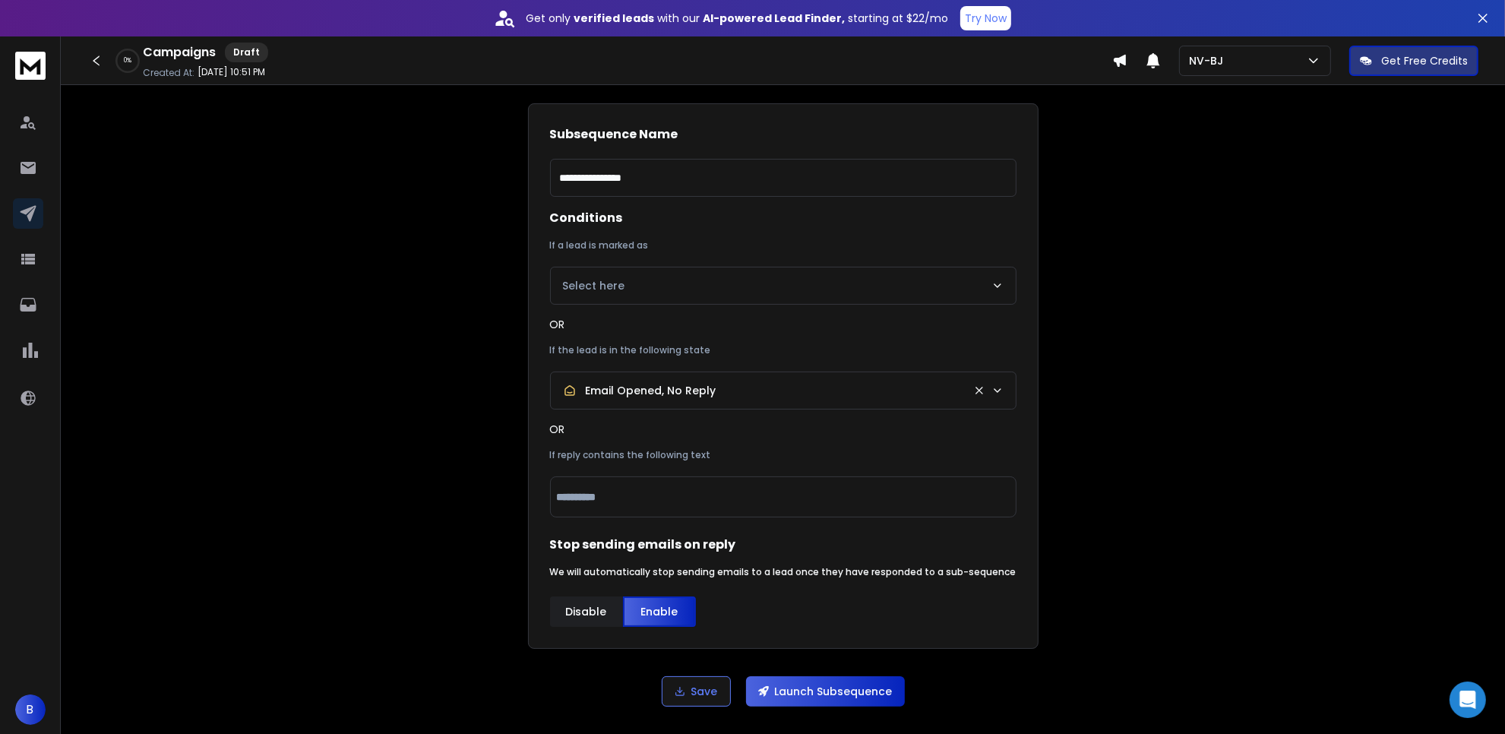
click at [666, 619] on button "Enable" at bounding box center [659, 612] width 73 height 30
click at [666, 610] on button "Enable" at bounding box center [659, 612] width 73 height 30
click at [701, 697] on button "Save" at bounding box center [696, 691] width 69 height 30
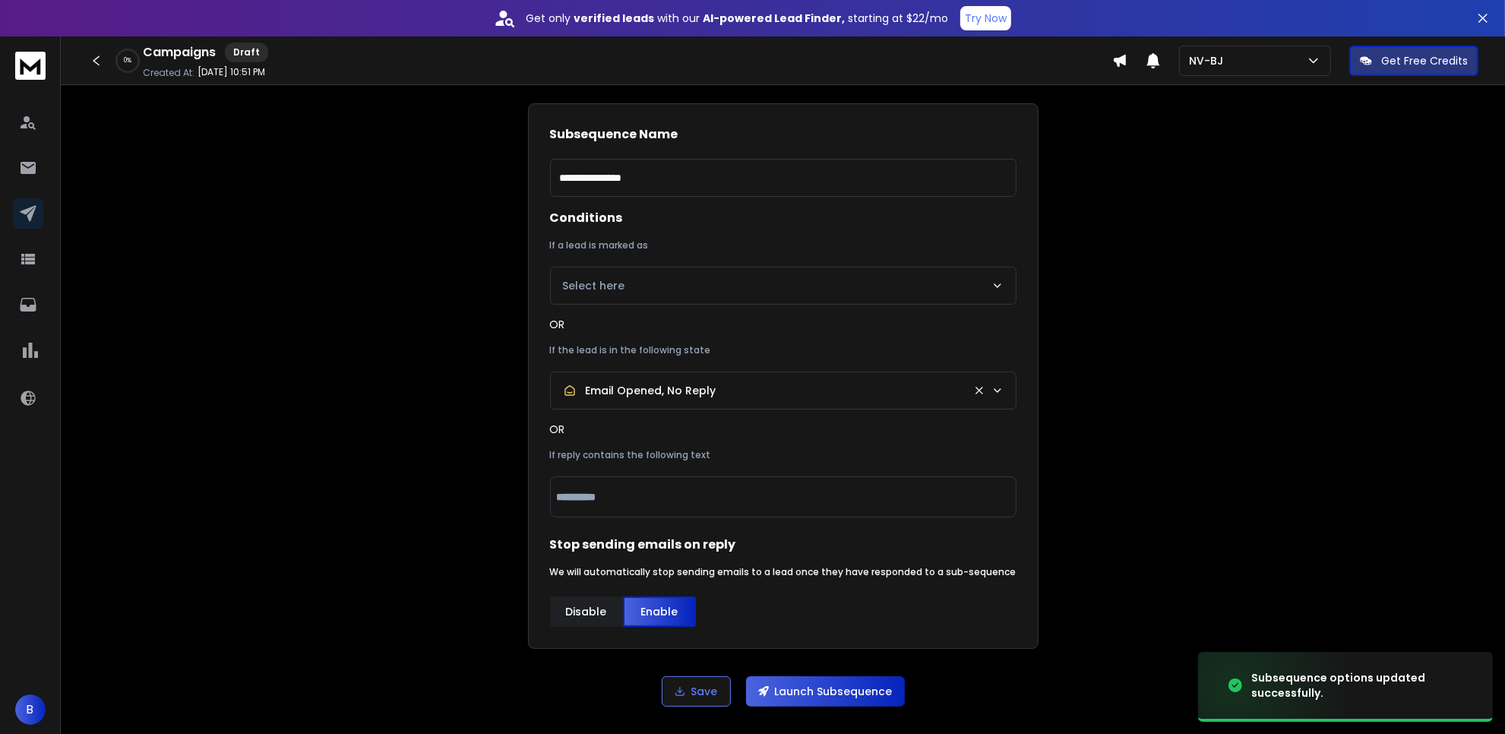
click at [837, 688] on button "Launch Subsequence" at bounding box center [825, 691] width 159 height 30
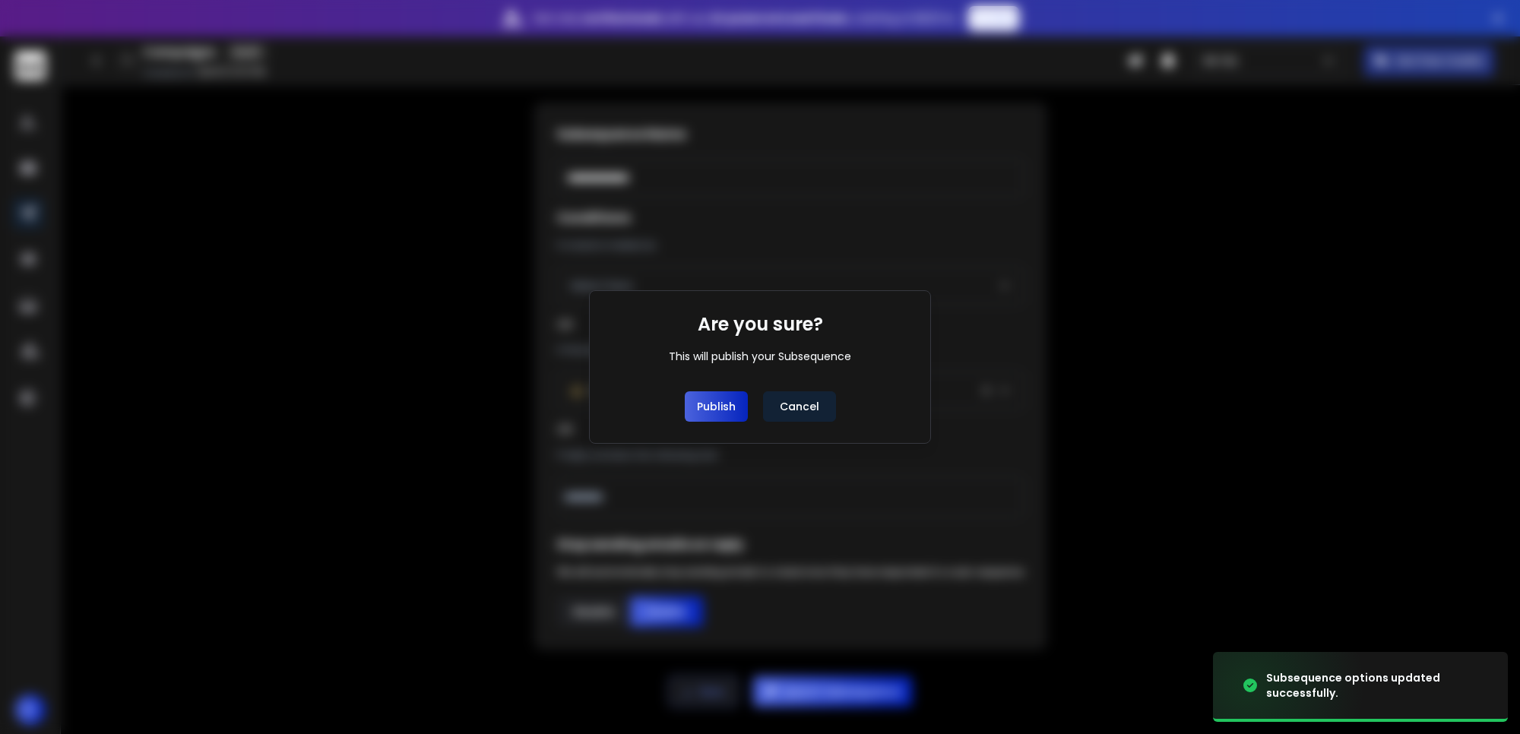
click at [713, 397] on button "Publish" at bounding box center [716, 406] width 63 height 30
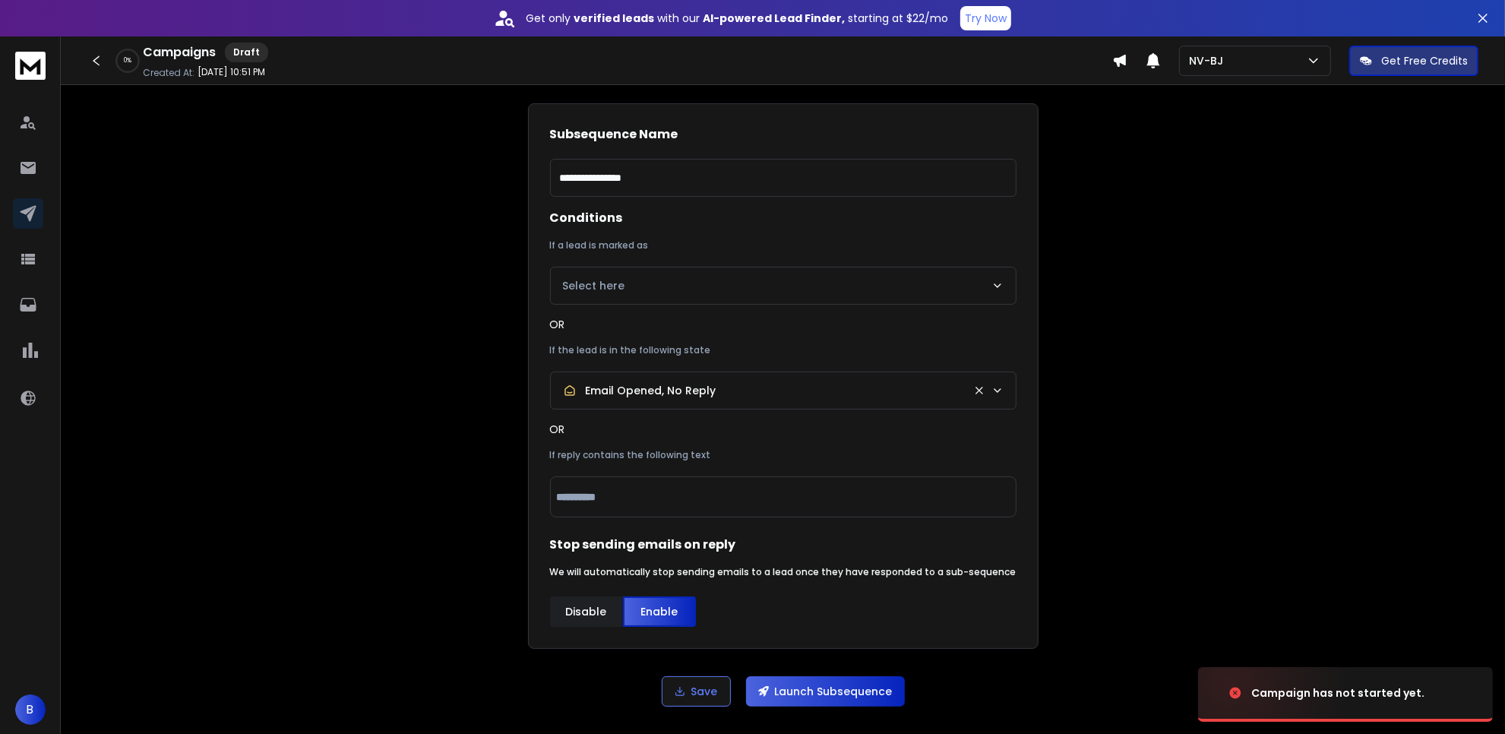
click at [331, 304] on form "**********" at bounding box center [783, 404] width 1372 height 603
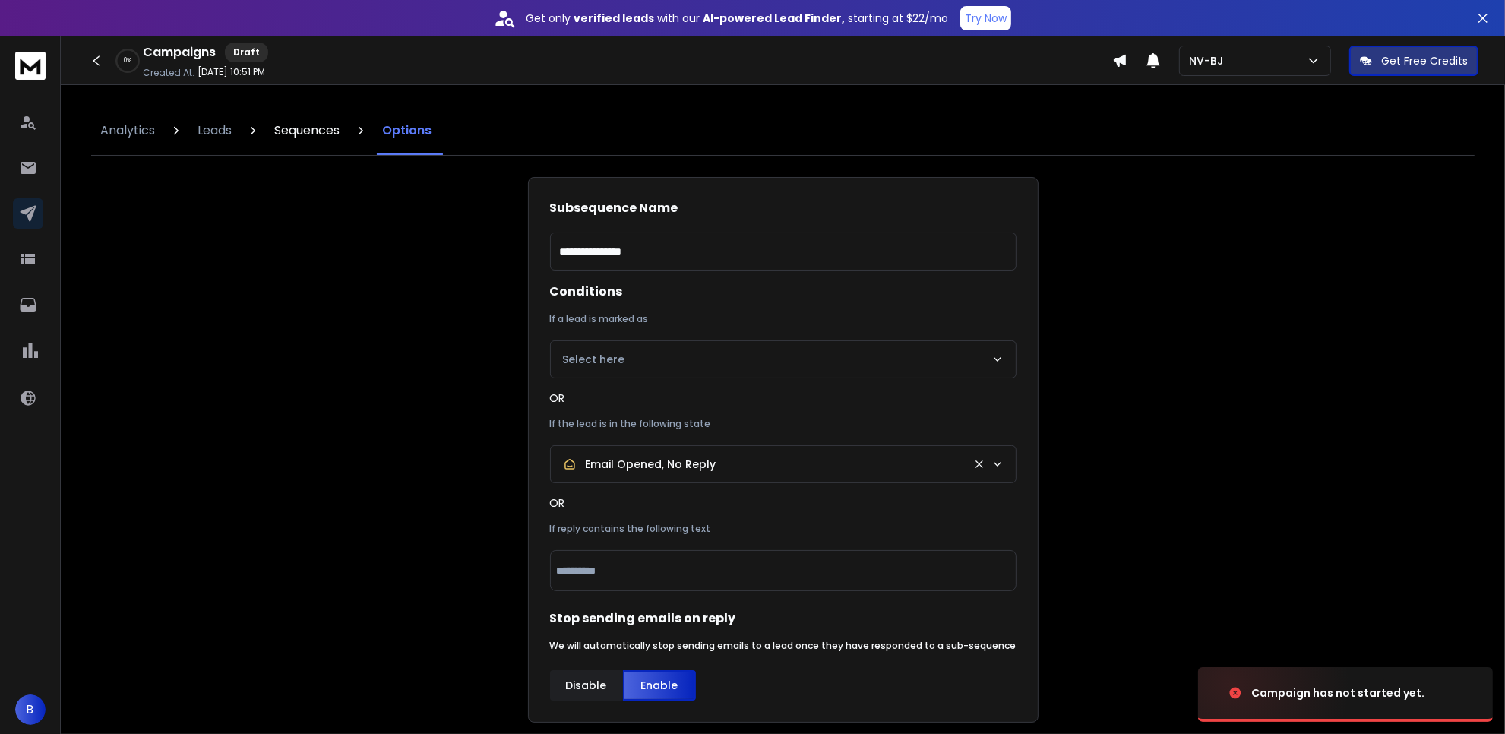
click at [321, 138] on p "Sequences" at bounding box center [306, 131] width 65 height 18
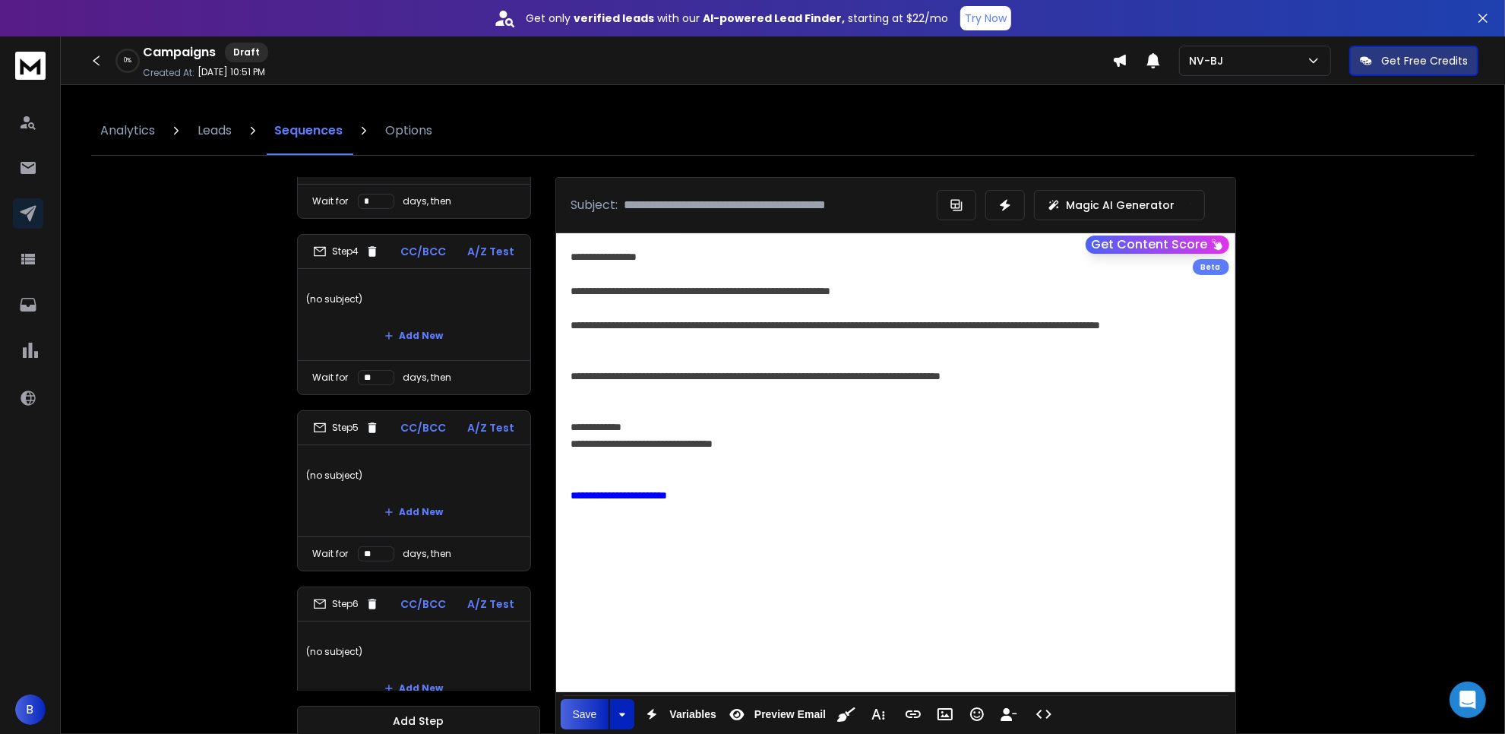
scroll to position [549, 0]
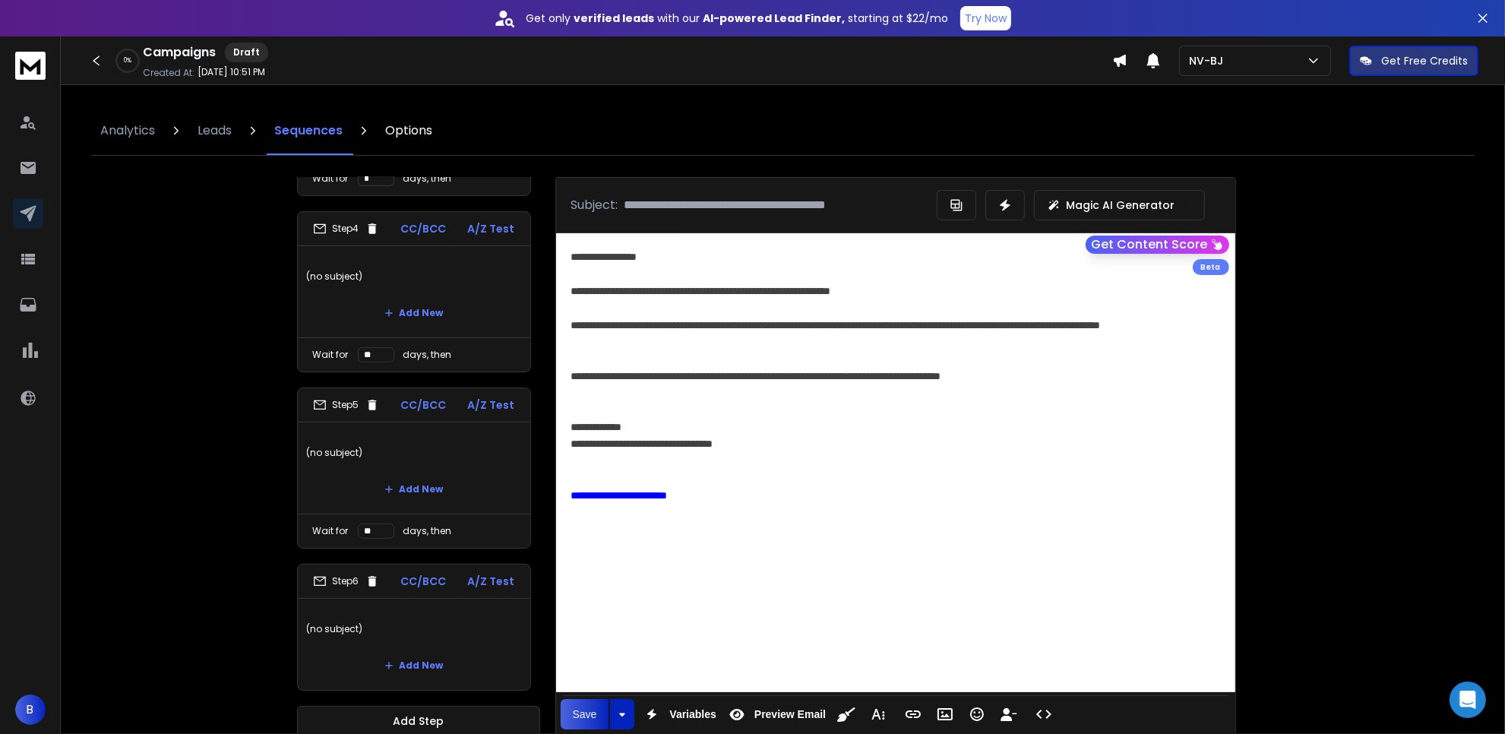
click at [413, 129] on p "Options" at bounding box center [408, 131] width 47 height 18
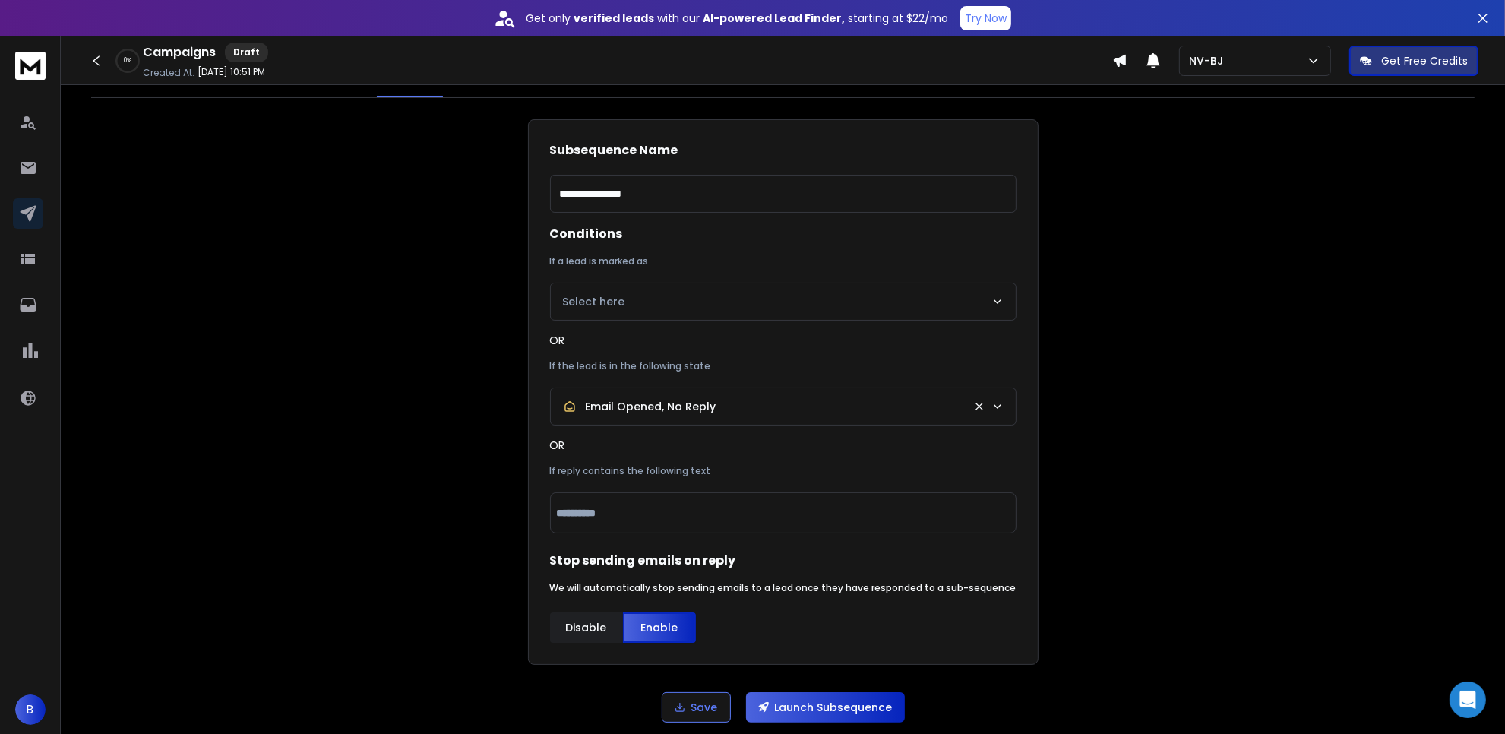
scroll to position [89, 0]
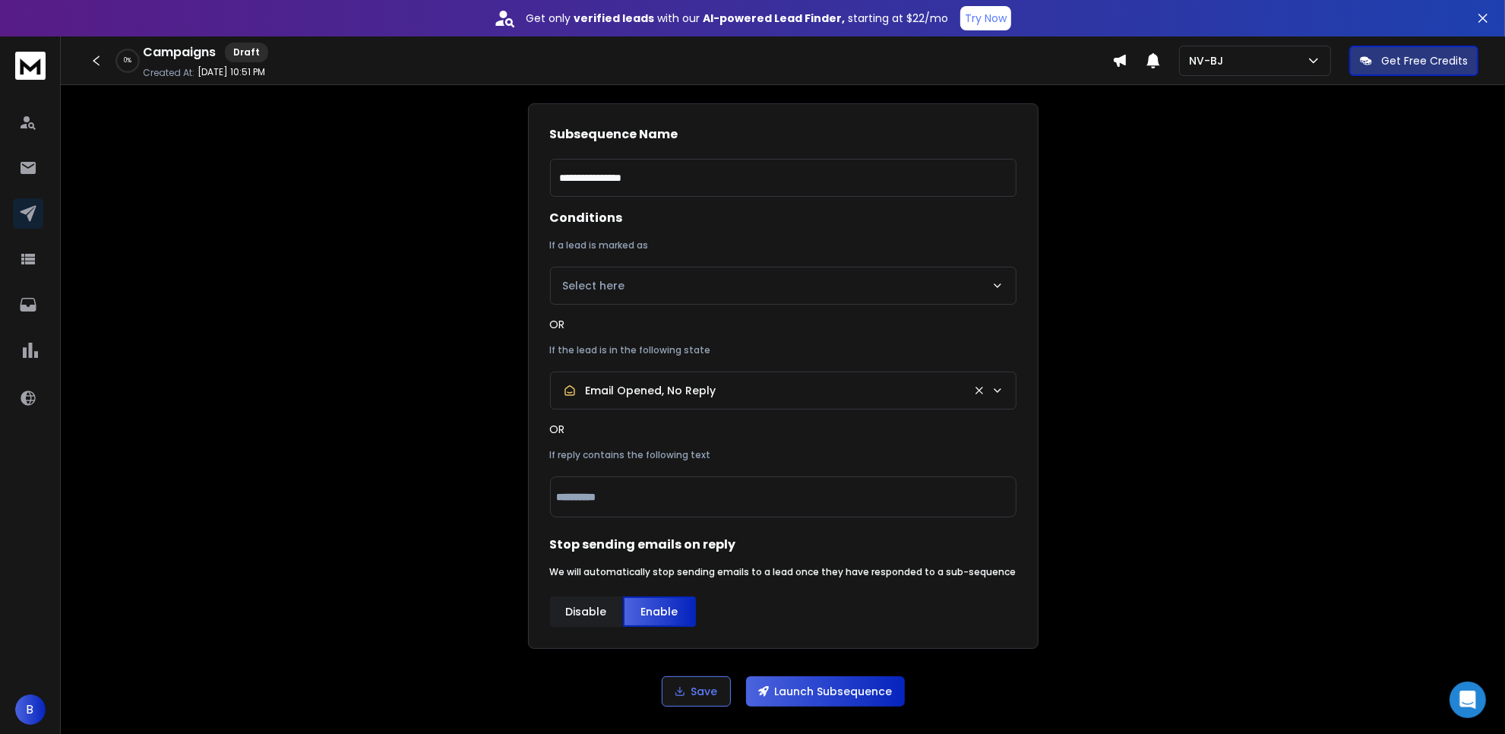
click at [669, 622] on button "Enable" at bounding box center [659, 612] width 73 height 30
click at [833, 697] on button "Launch Subsequence" at bounding box center [825, 691] width 159 height 30
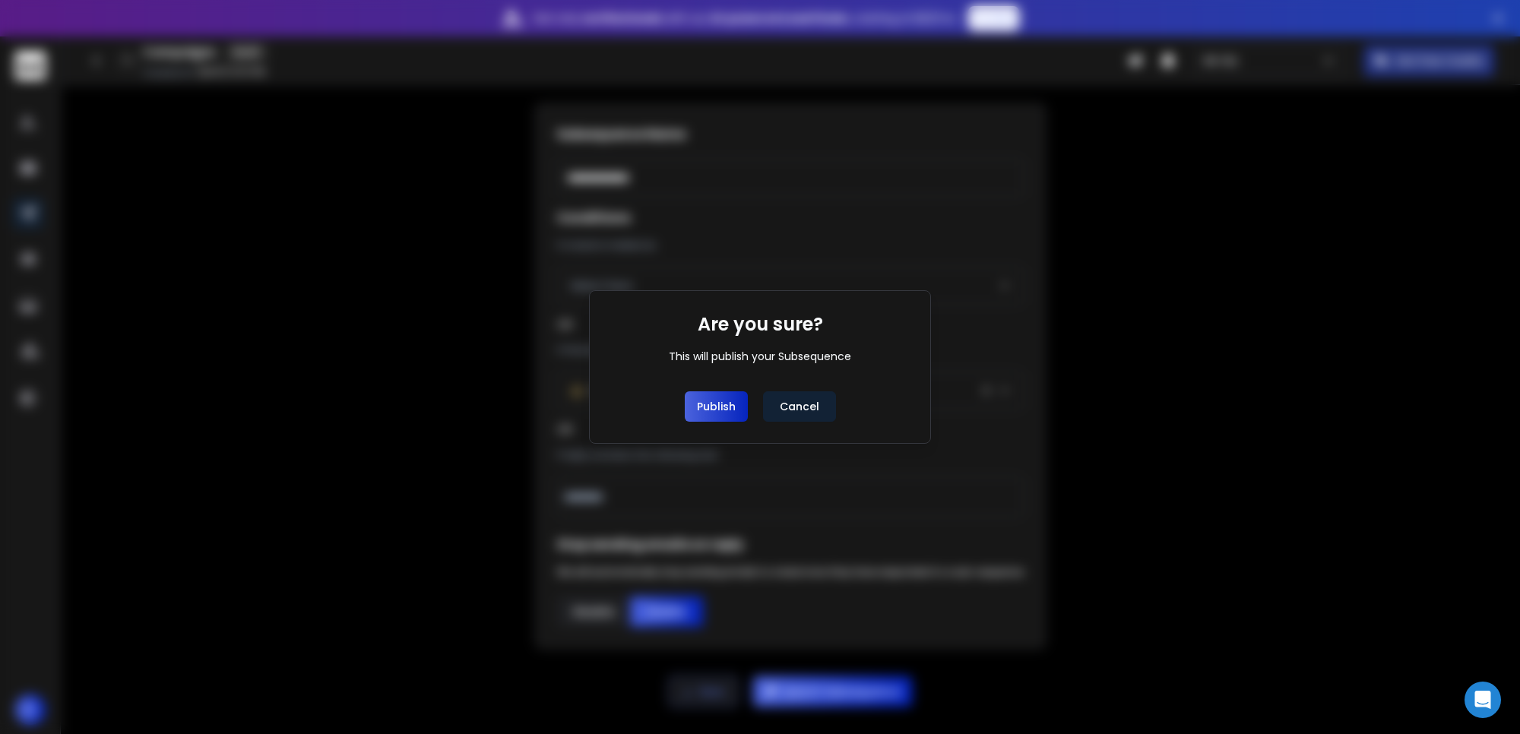
click at [727, 400] on button "Publish" at bounding box center [716, 406] width 63 height 30
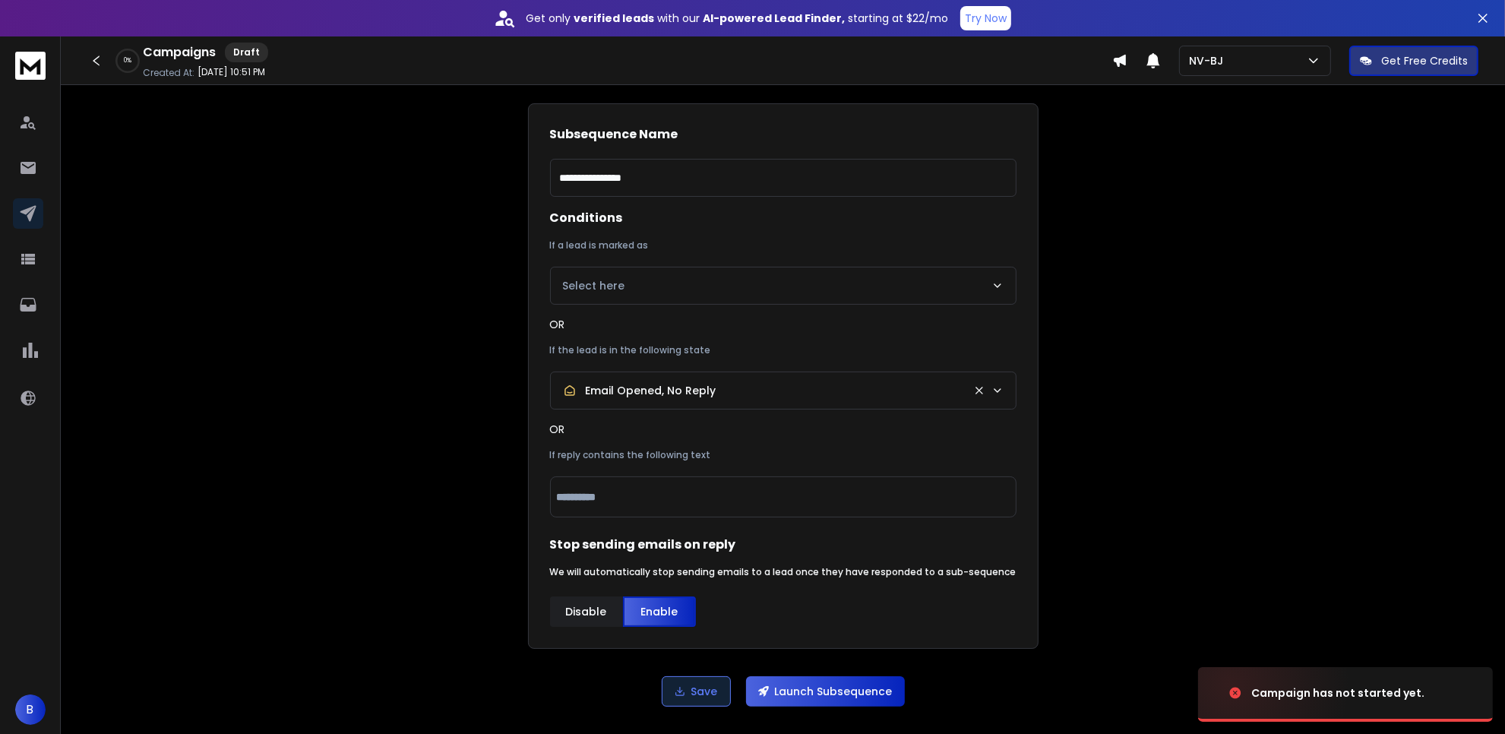
click at [692, 689] on button "Save" at bounding box center [696, 691] width 69 height 30
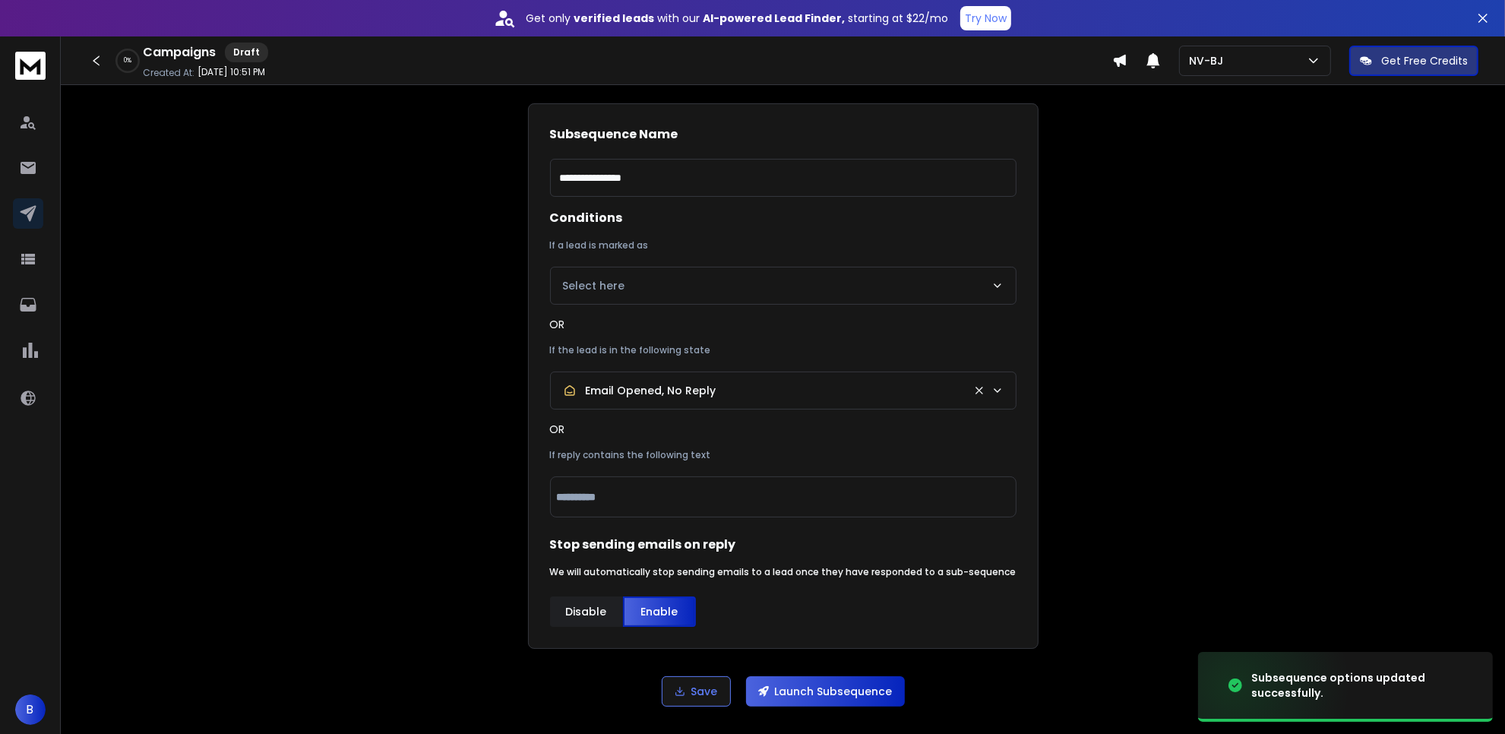
click at [802, 700] on button "Launch Subsequence" at bounding box center [825, 691] width 159 height 30
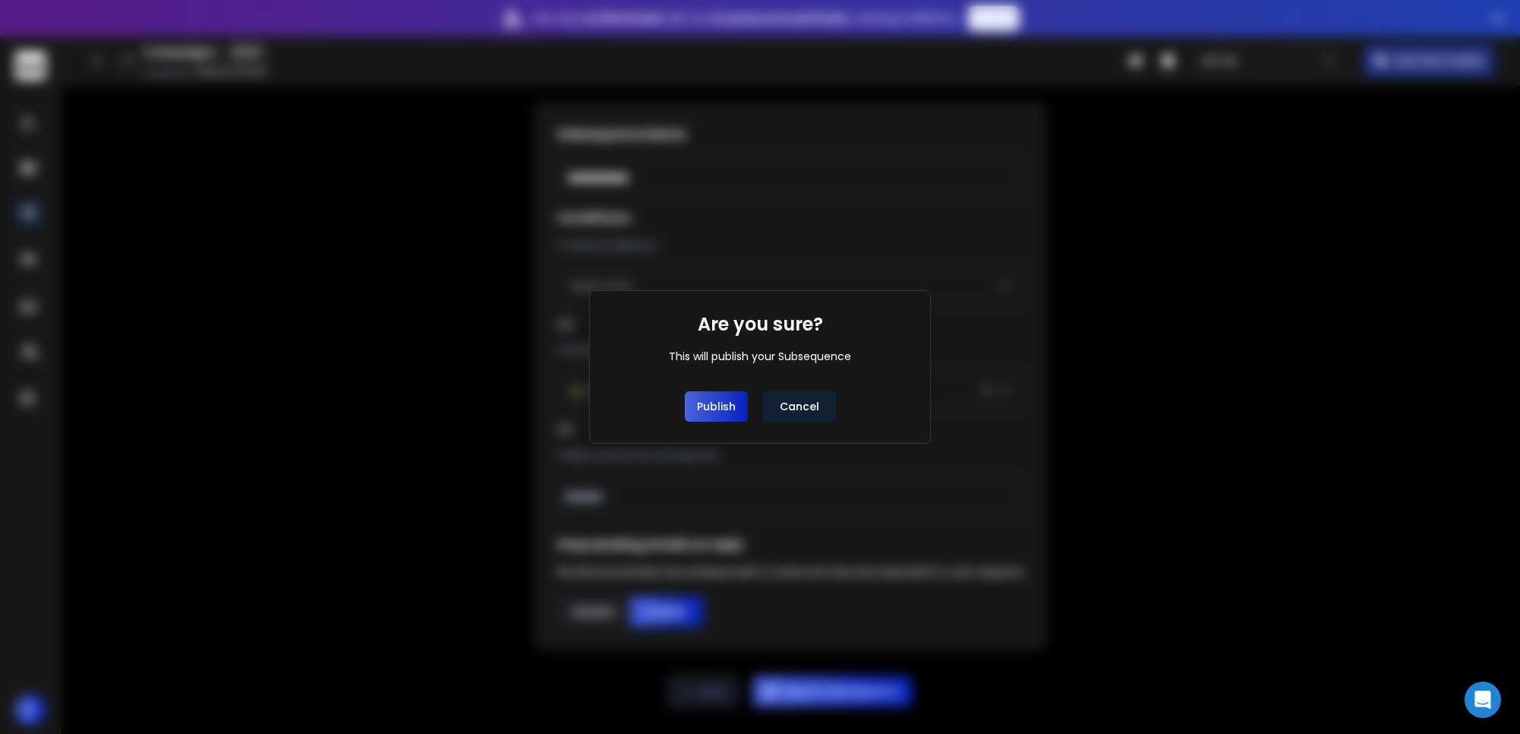
click at [723, 407] on button "Publish" at bounding box center [716, 406] width 63 height 30
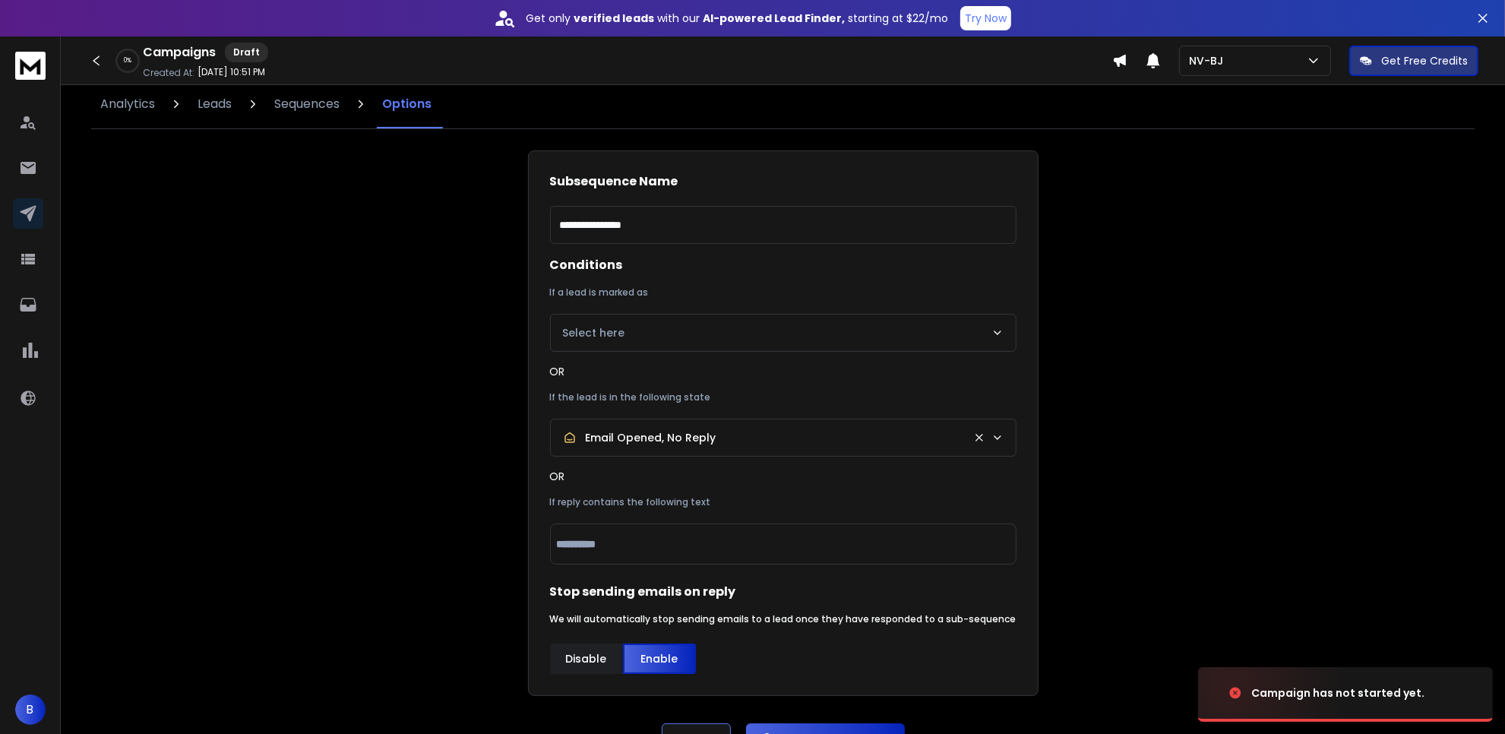
scroll to position [0, 0]
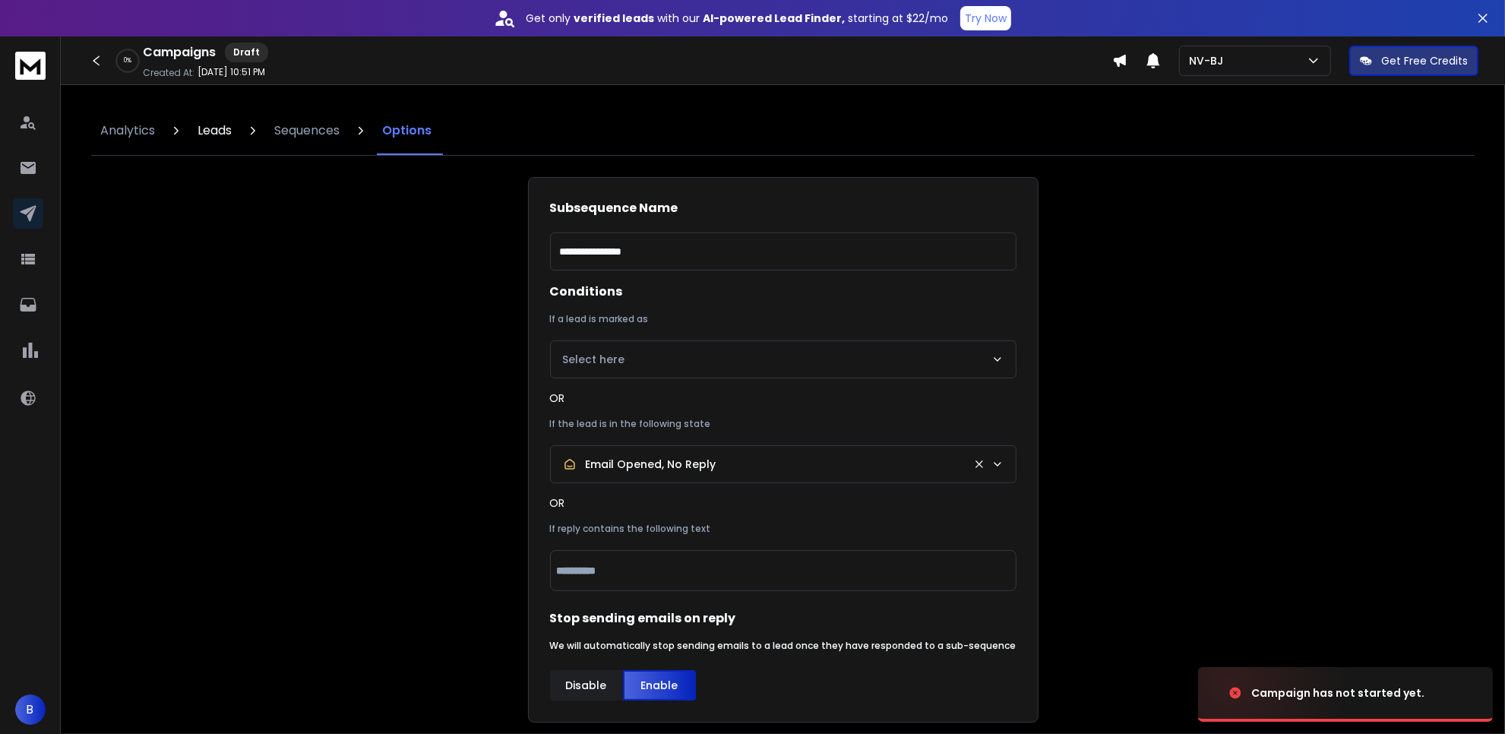
click at [237, 127] on link "Leads" at bounding box center [214, 130] width 52 height 49
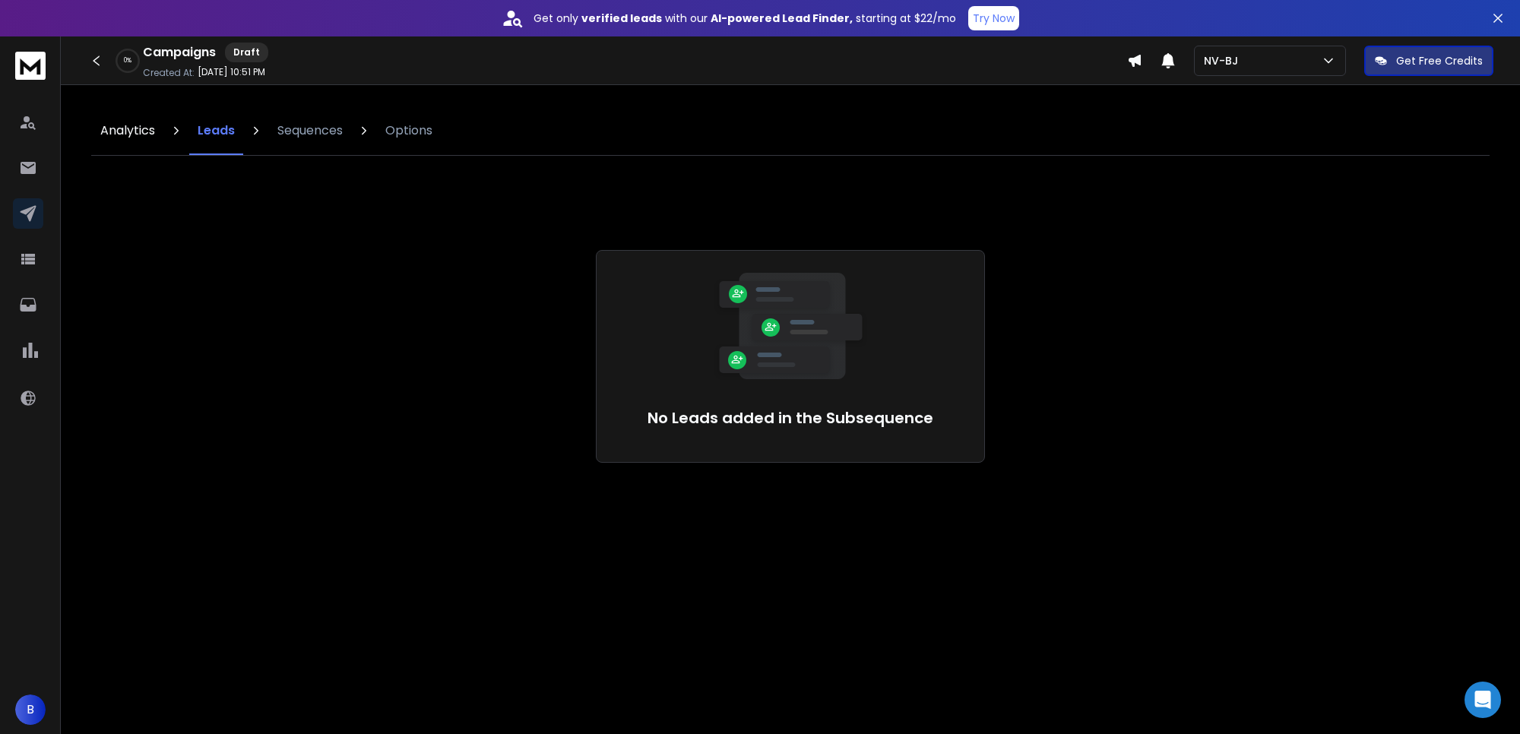
click at [118, 135] on p "Analytics" at bounding box center [127, 131] width 55 height 18
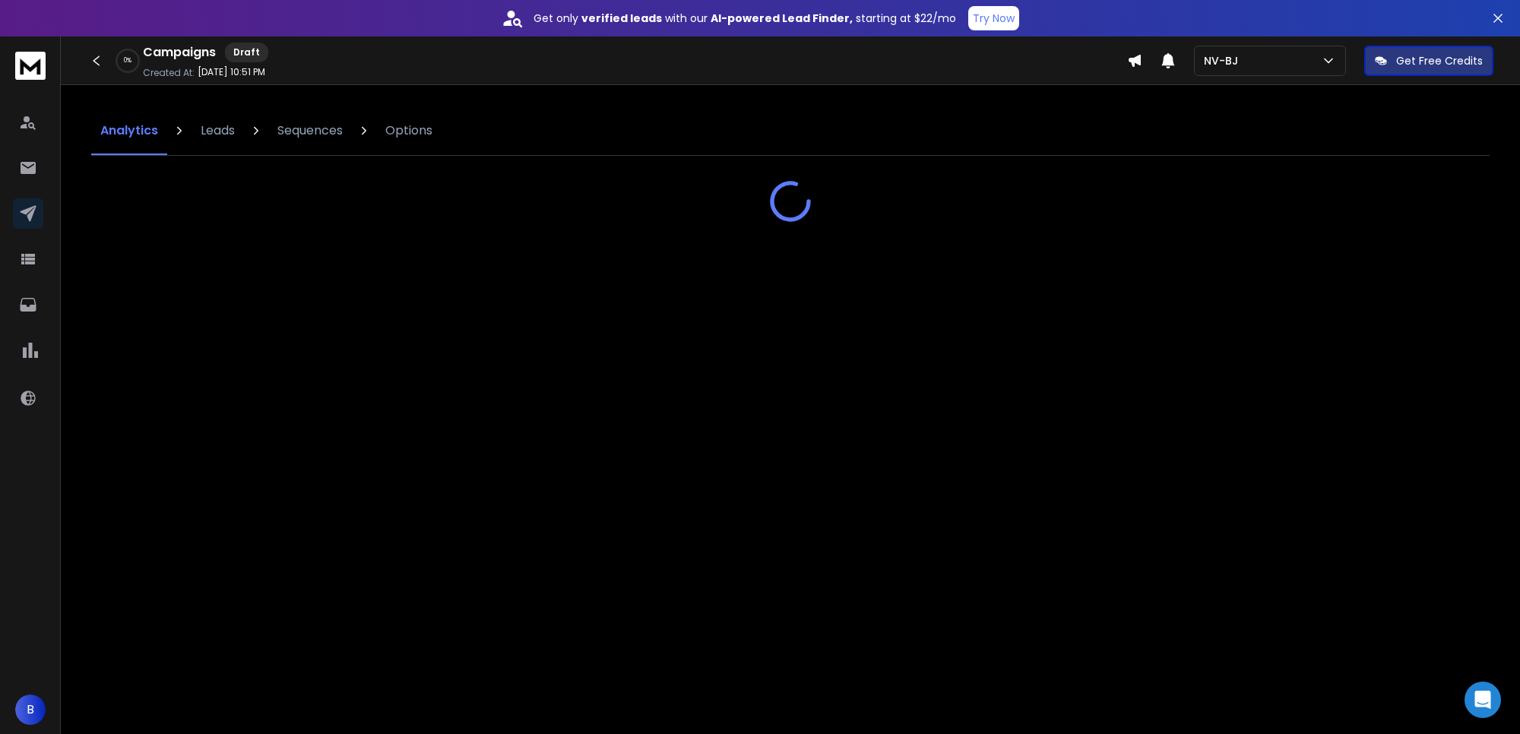
click at [150, 137] on p "Analytics" at bounding box center [129, 131] width 58 height 18
click at [99, 67] on button at bounding box center [97, 61] width 20 height 30
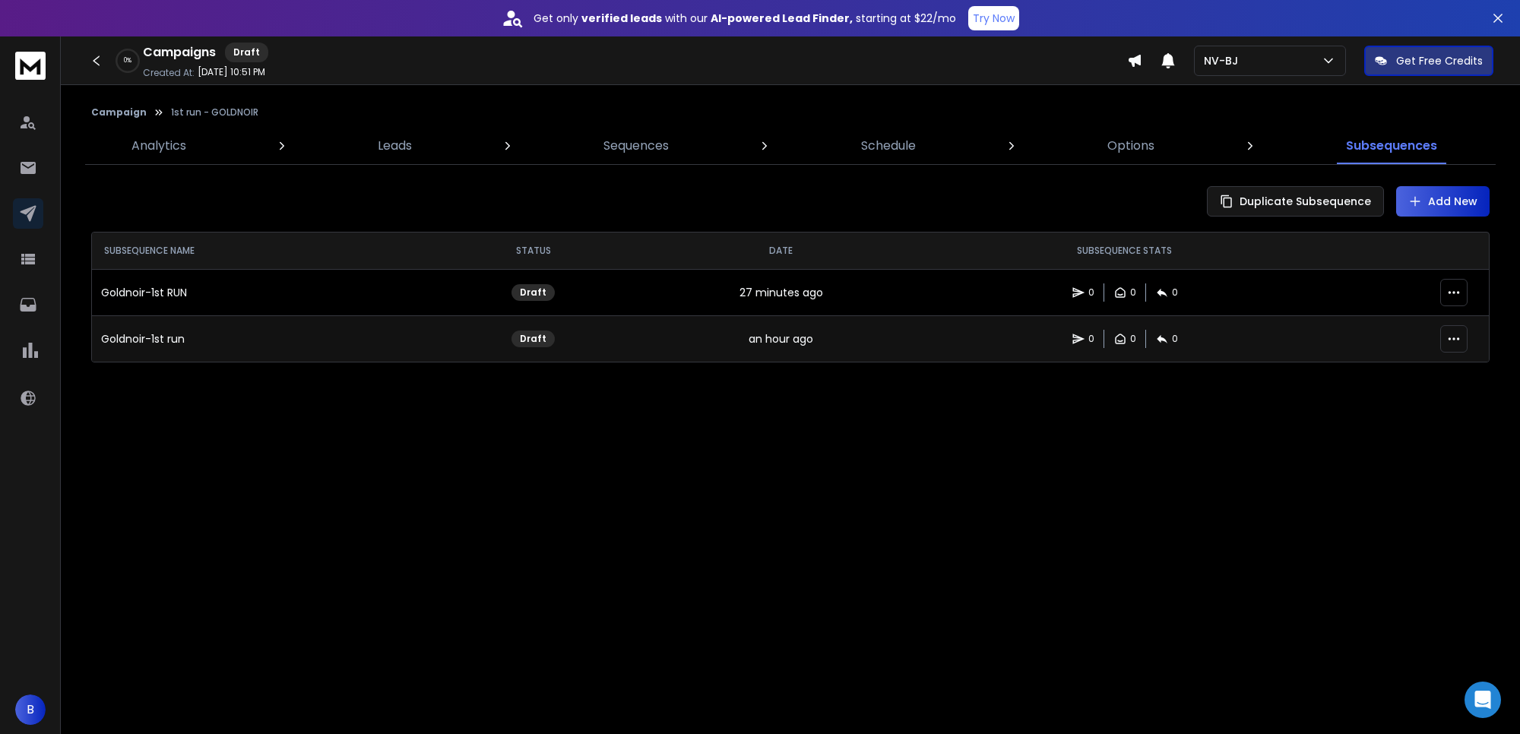
click at [1447, 338] on icon "button" at bounding box center [1454, 339] width 14 height 14
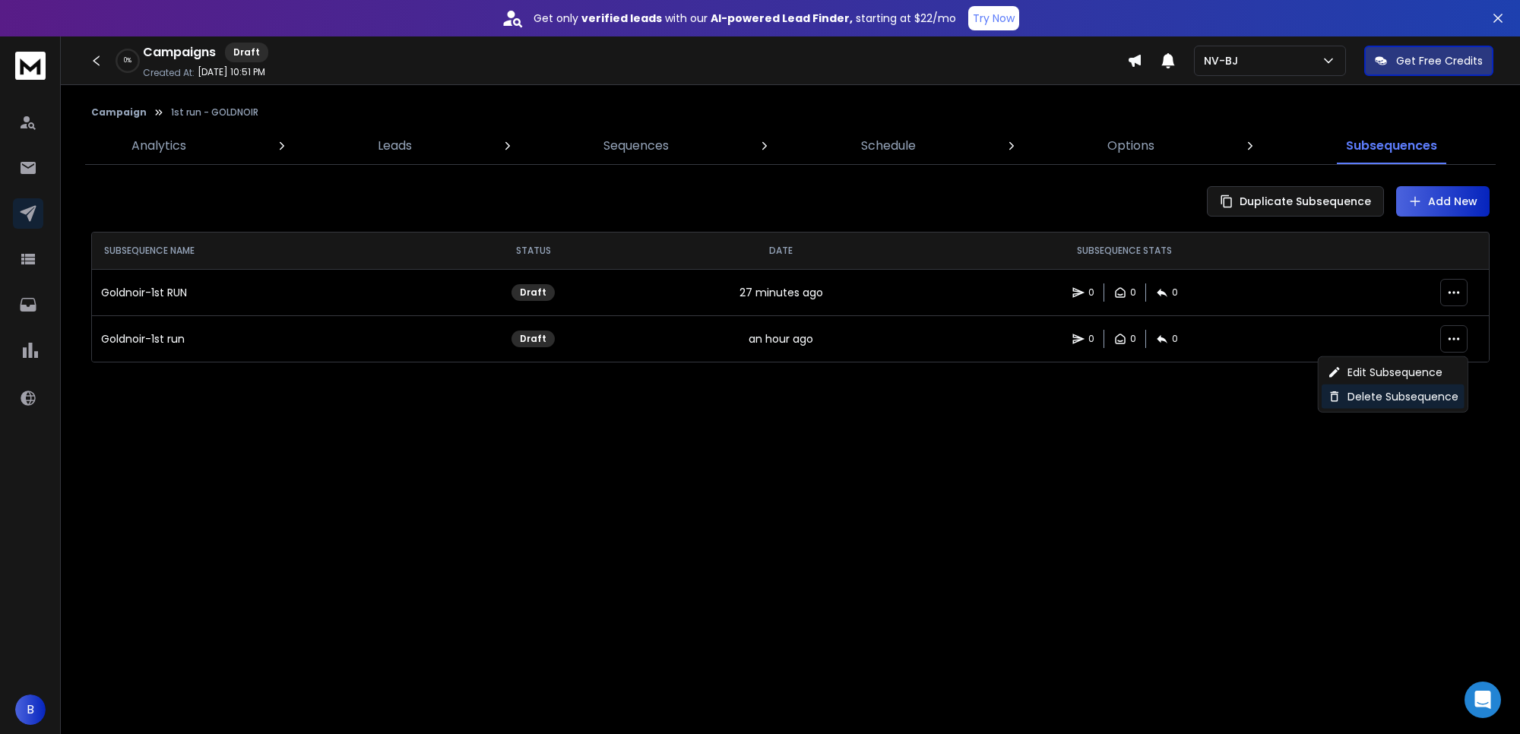
click at [1391, 395] on div "Delete Subsequence" at bounding box center [1393, 396] width 131 height 15
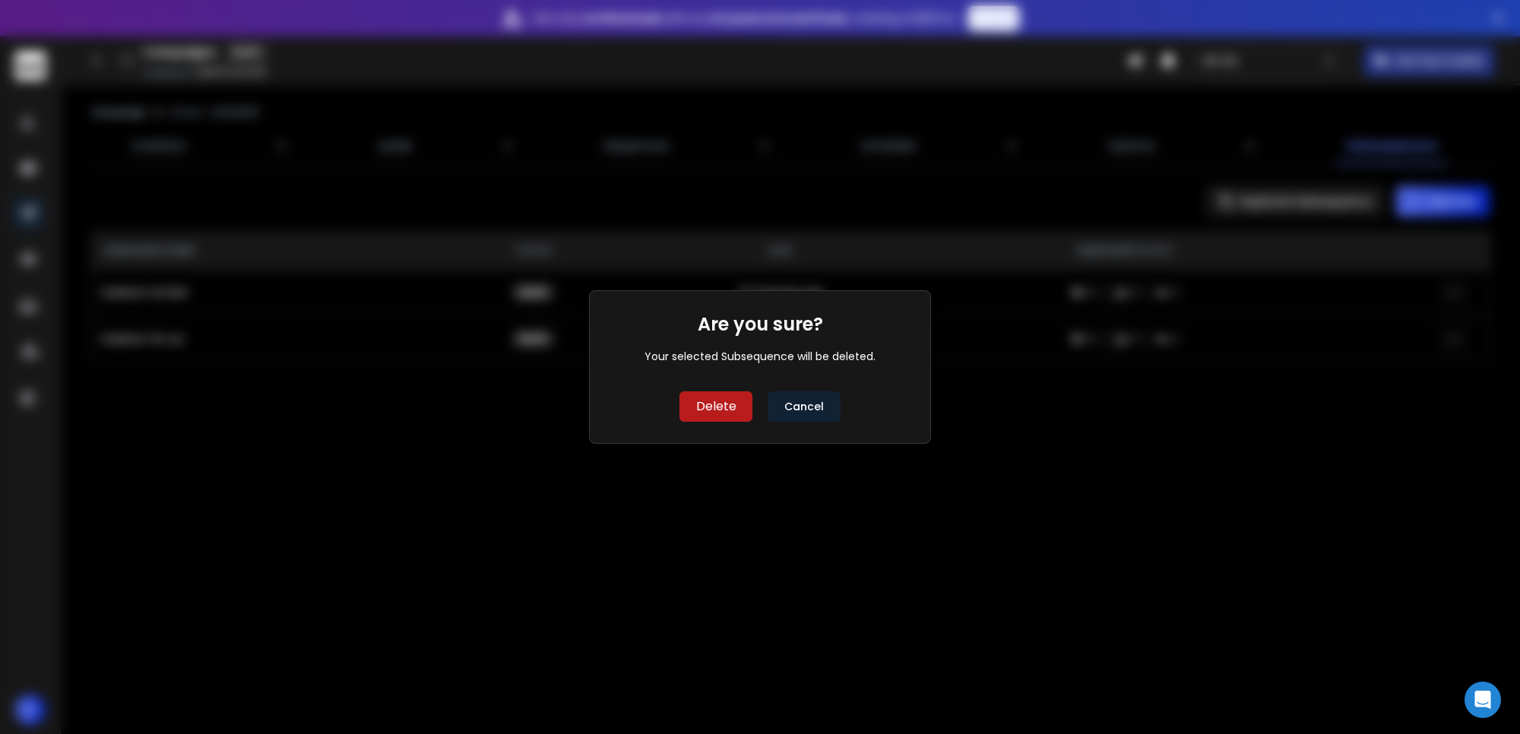
click at [726, 408] on button "Delete" at bounding box center [715, 406] width 73 height 30
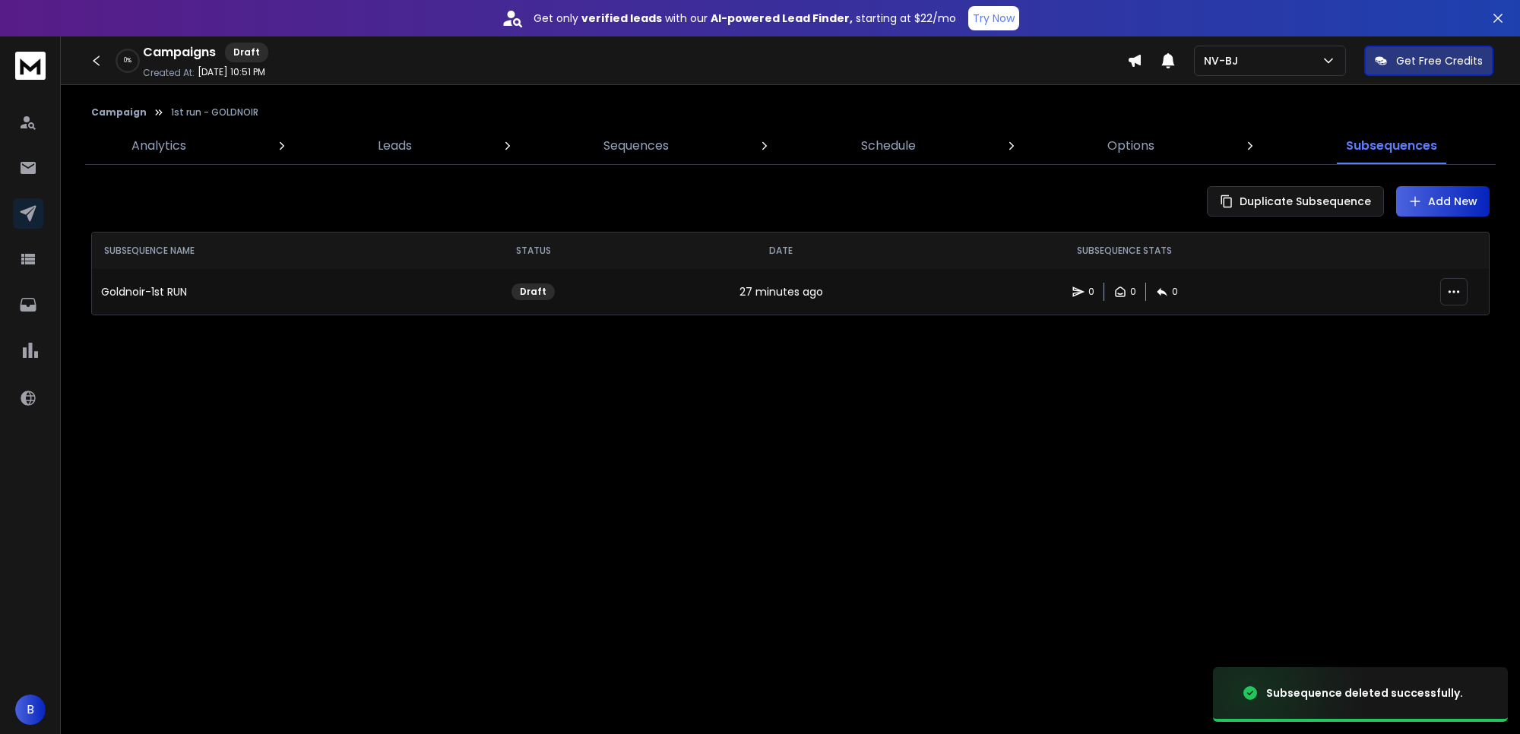
click at [471, 299] on td "Draft" at bounding box center [533, 292] width 187 height 46
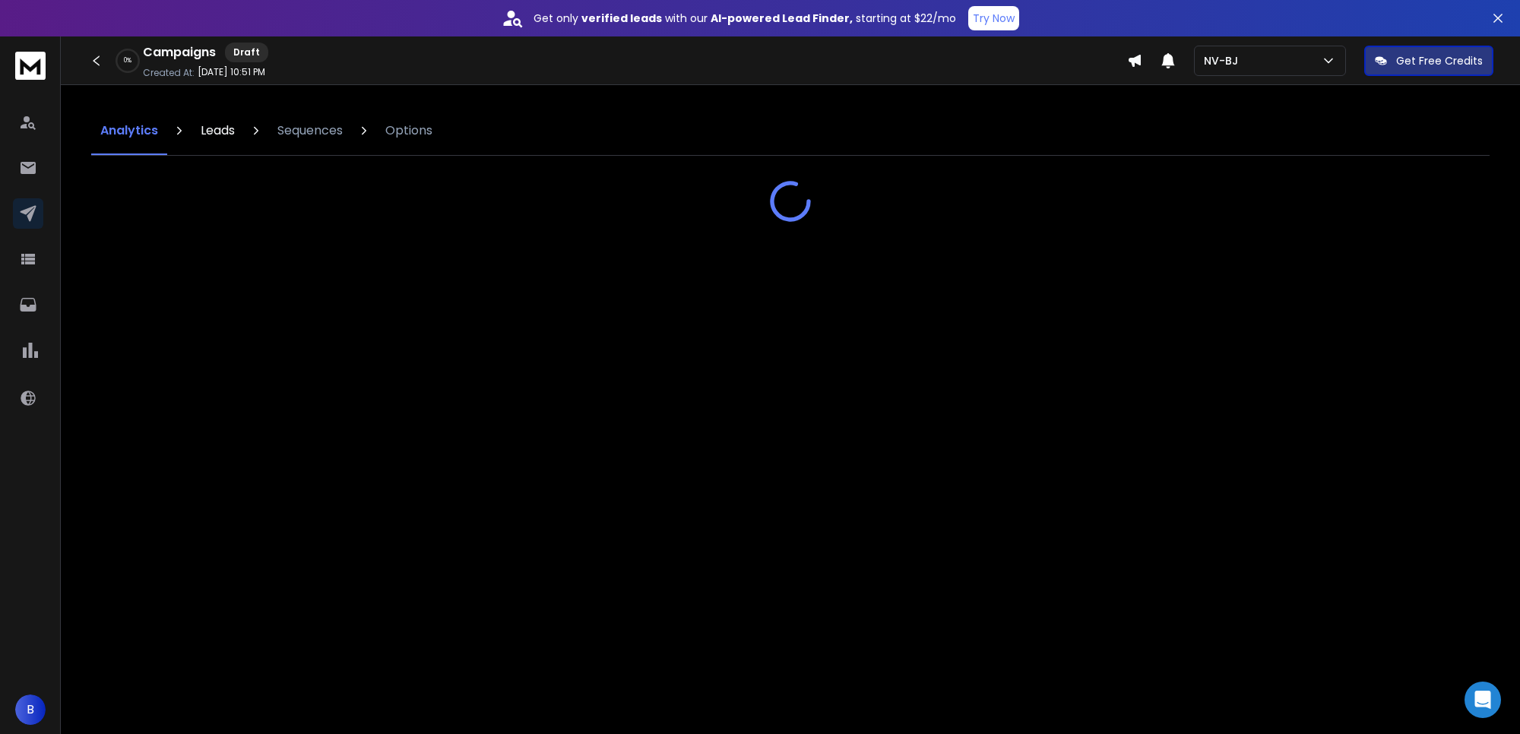
click at [233, 135] on p "Leads" at bounding box center [218, 131] width 34 height 18
click at [141, 147] on link "Analytics" at bounding box center [127, 130] width 73 height 49
click at [220, 148] on link "Leads" at bounding box center [217, 130] width 52 height 49
click at [293, 126] on p "Sequences" at bounding box center [309, 131] width 65 height 18
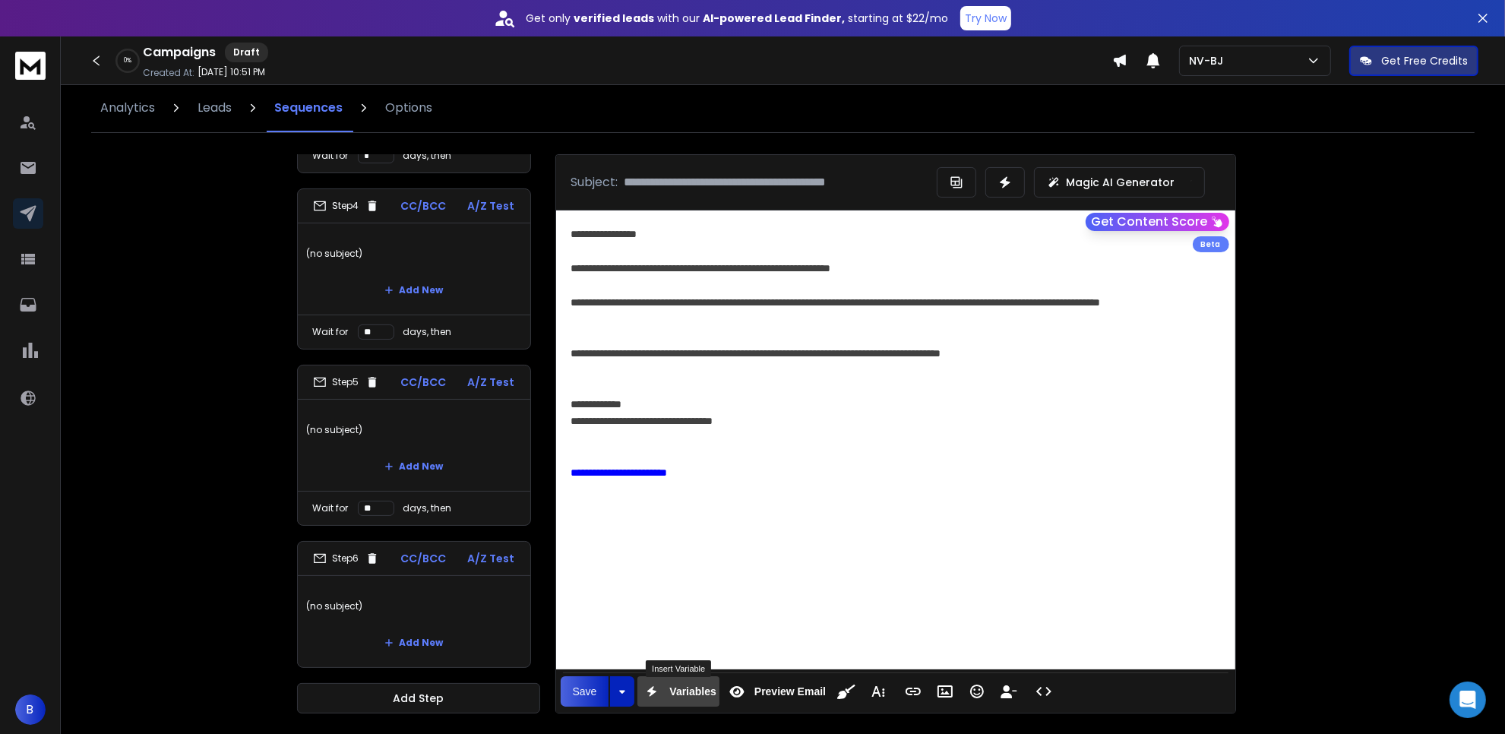
scroll to position [29, 0]
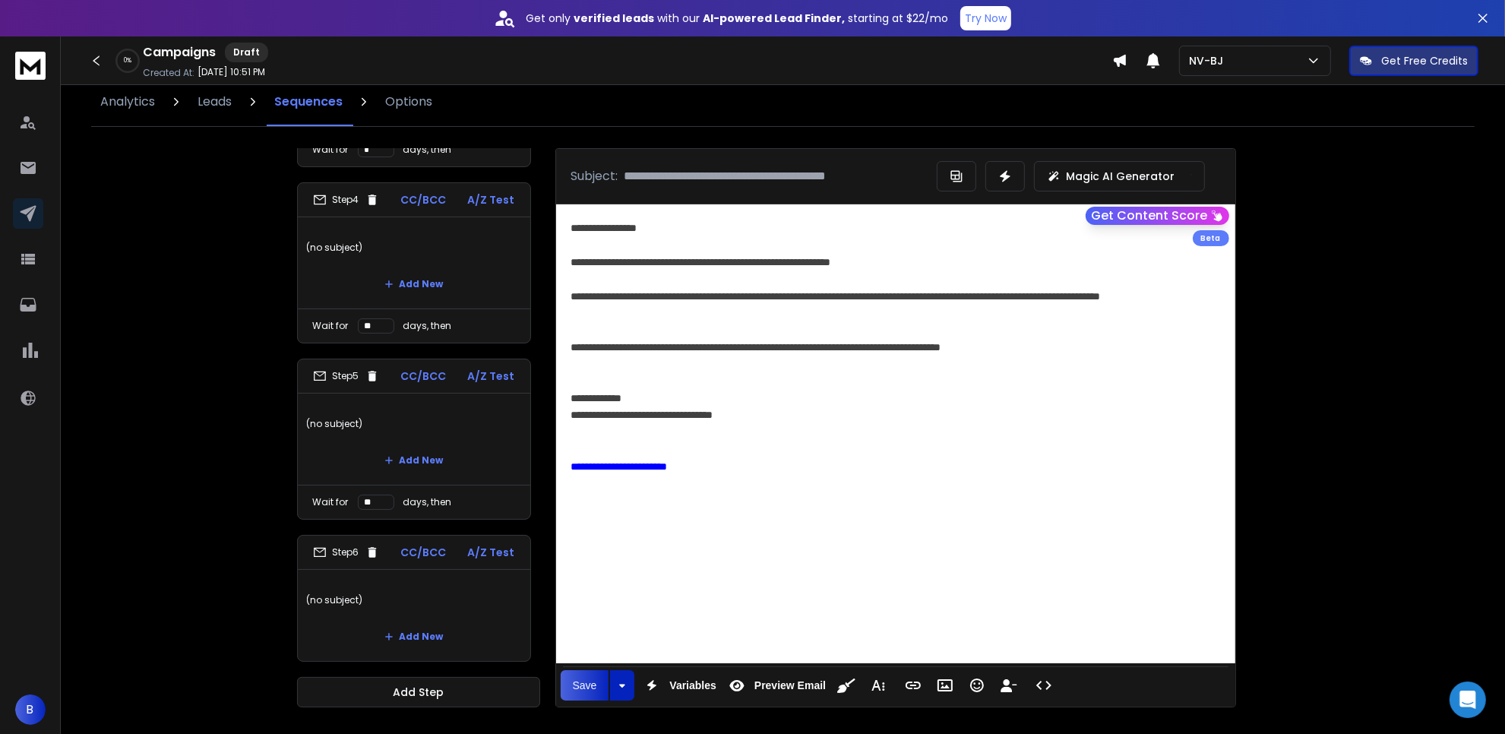
drag, startPoint x: 473, startPoint y: 614, endPoint x: 475, endPoint y: 606, distance: 8.5
click at [475, 613] on p "(no subject)" at bounding box center [414, 600] width 214 height 43
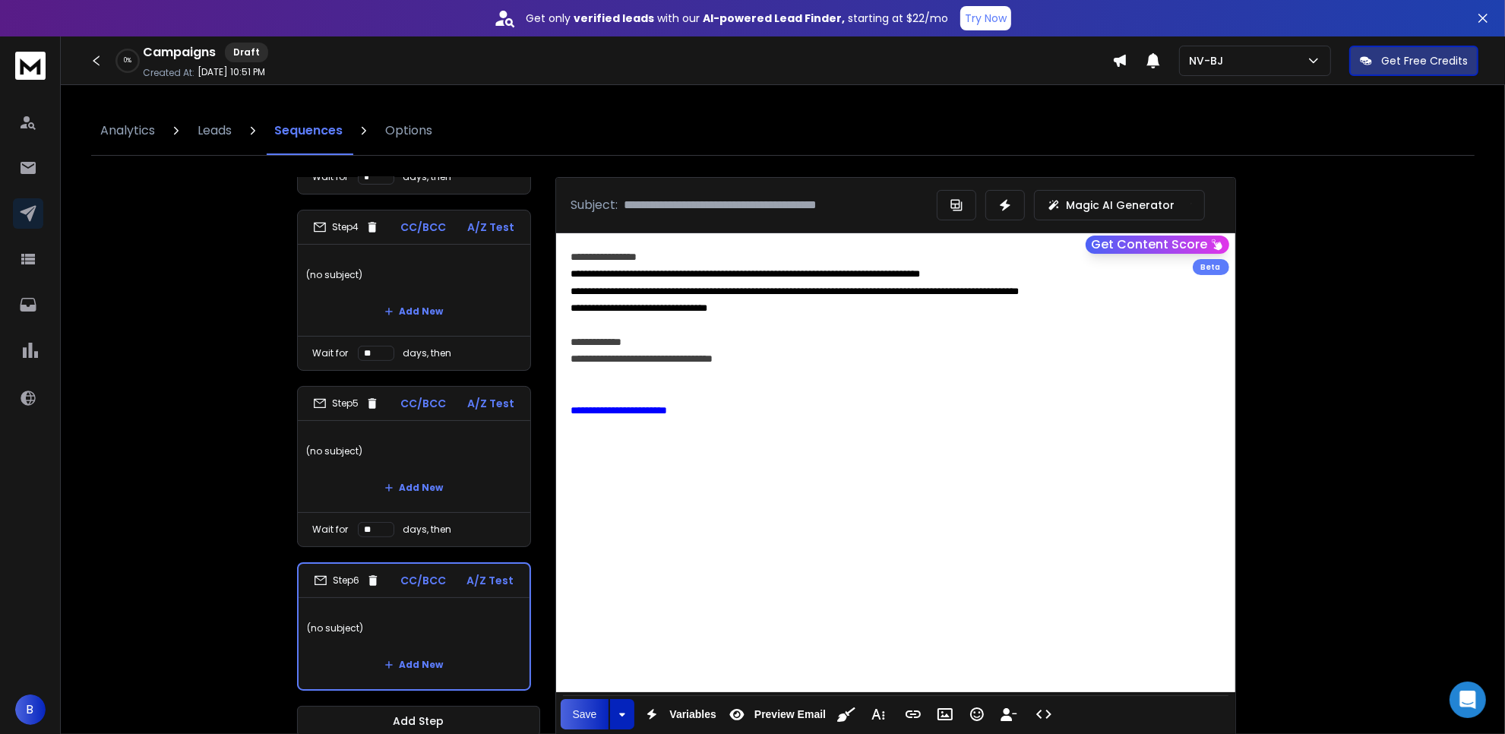
scroll to position [0, 0]
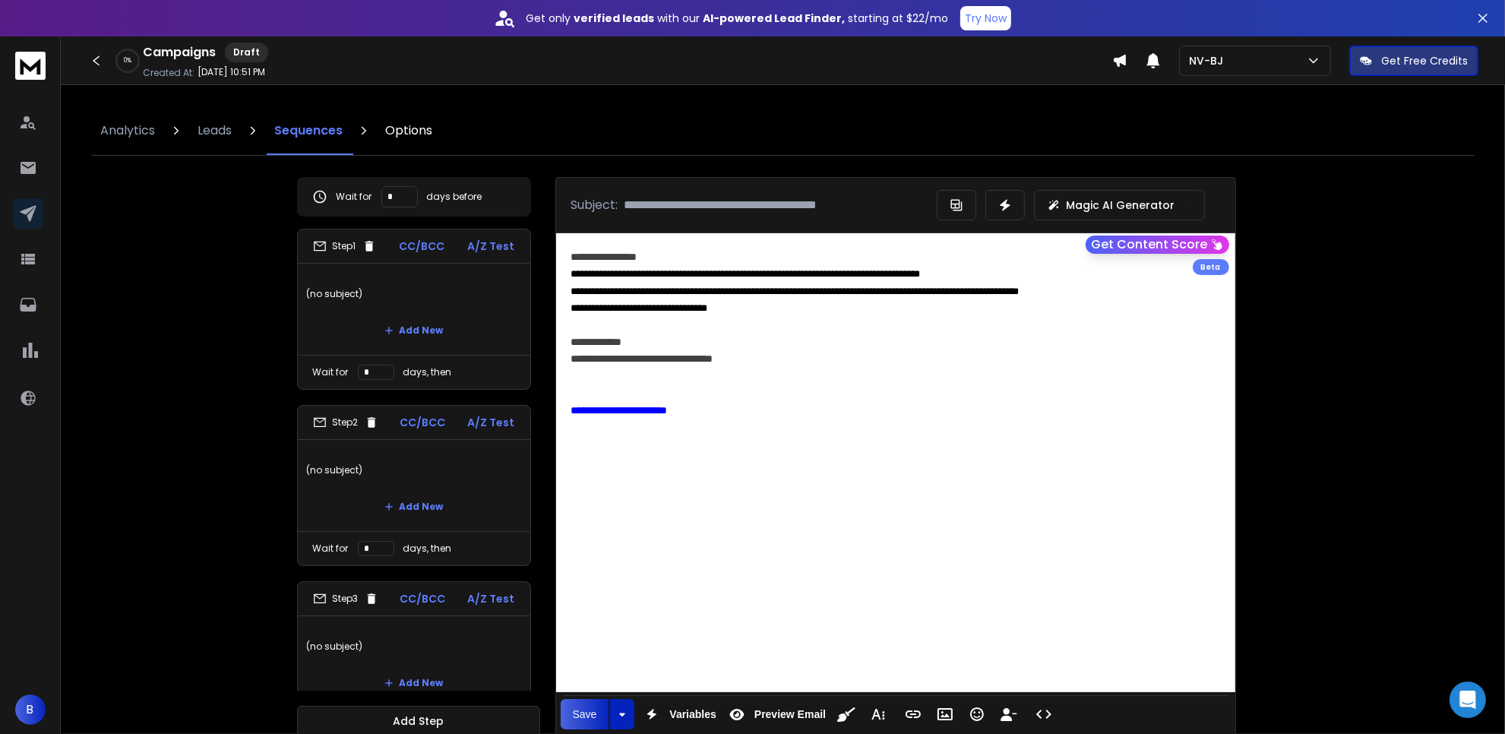
click at [392, 122] on p "Options" at bounding box center [408, 131] width 47 height 18
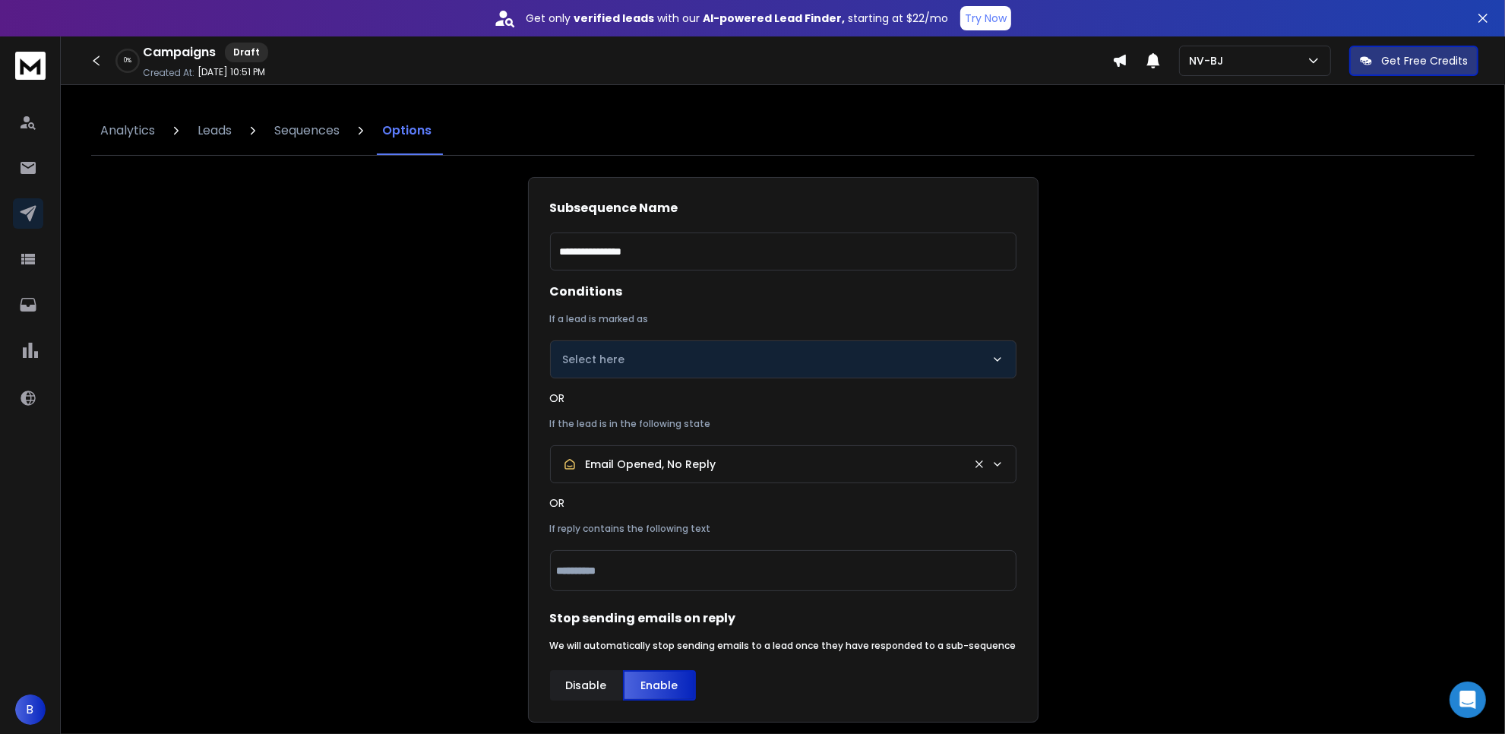
click at [780, 362] on button "Select here" at bounding box center [783, 359] width 467 height 38
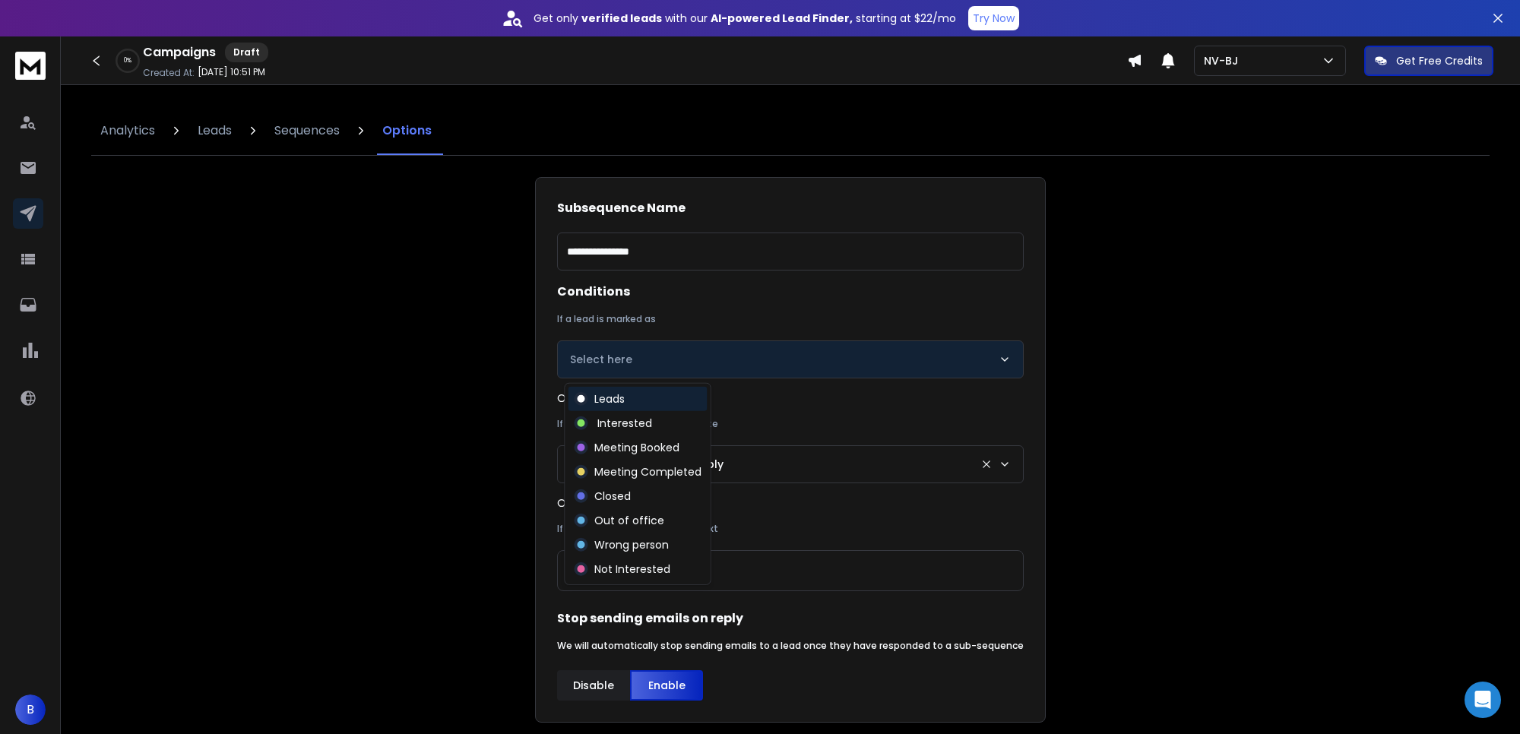
click at [780, 362] on button "Select here" at bounding box center [790, 359] width 467 height 38
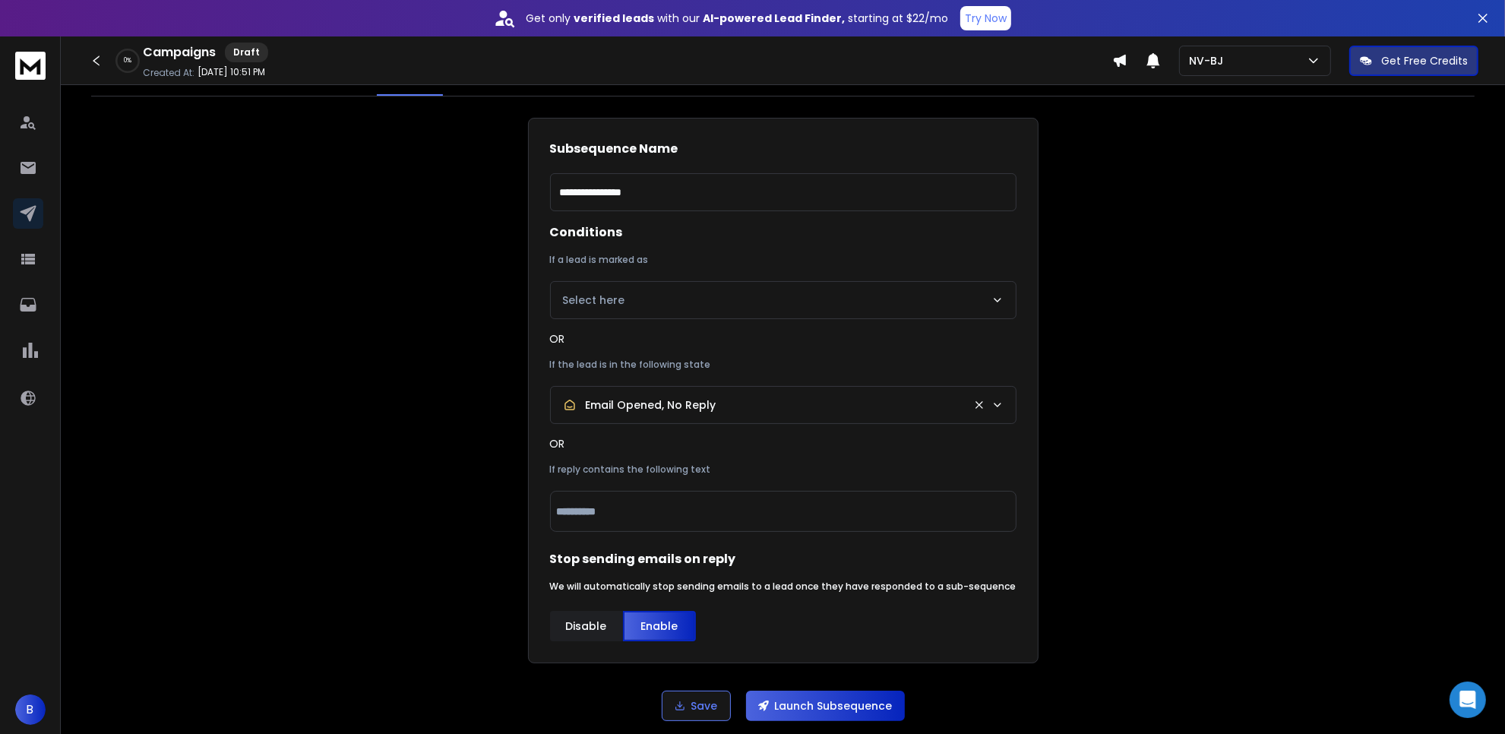
scroll to position [89, 0]
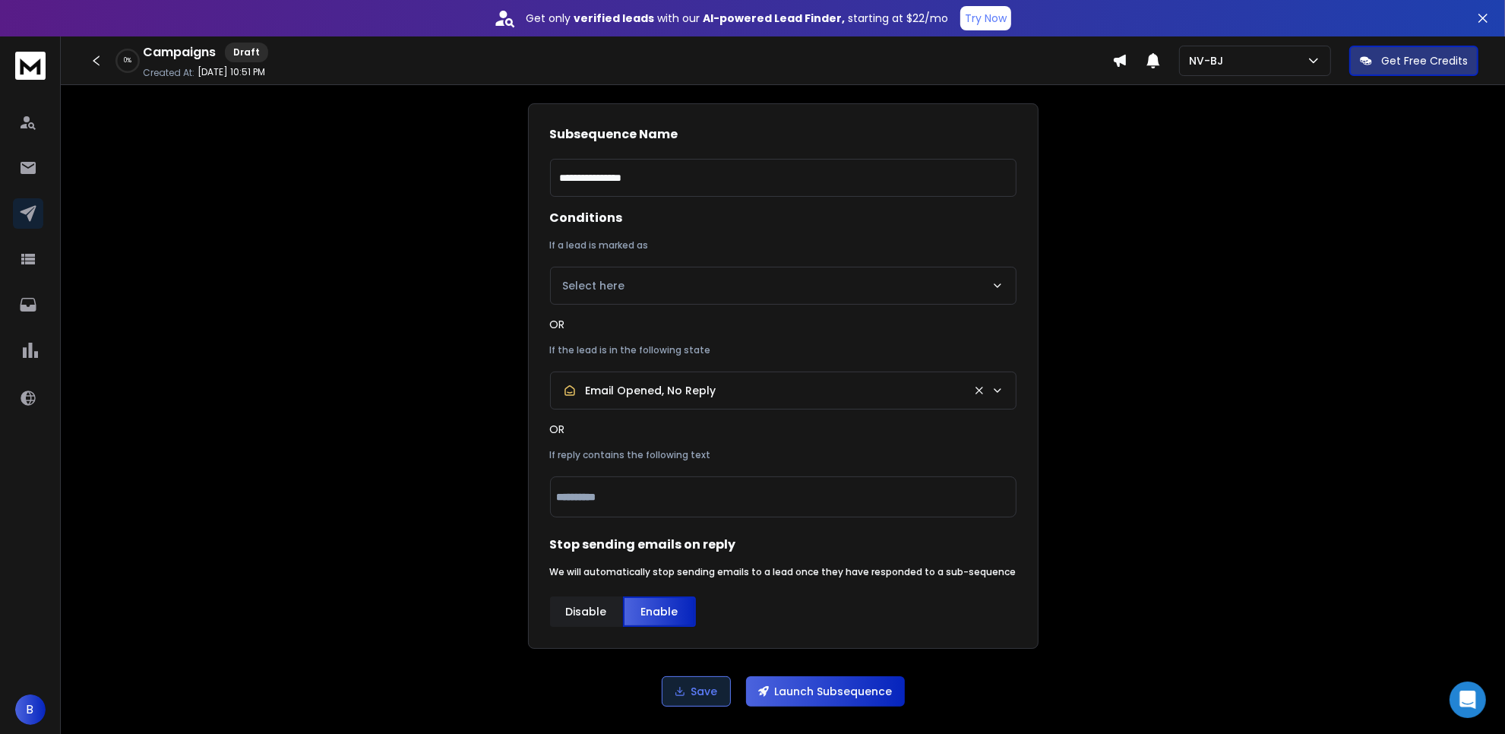
click at [707, 699] on button "Save" at bounding box center [696, 691] width 69 height 30
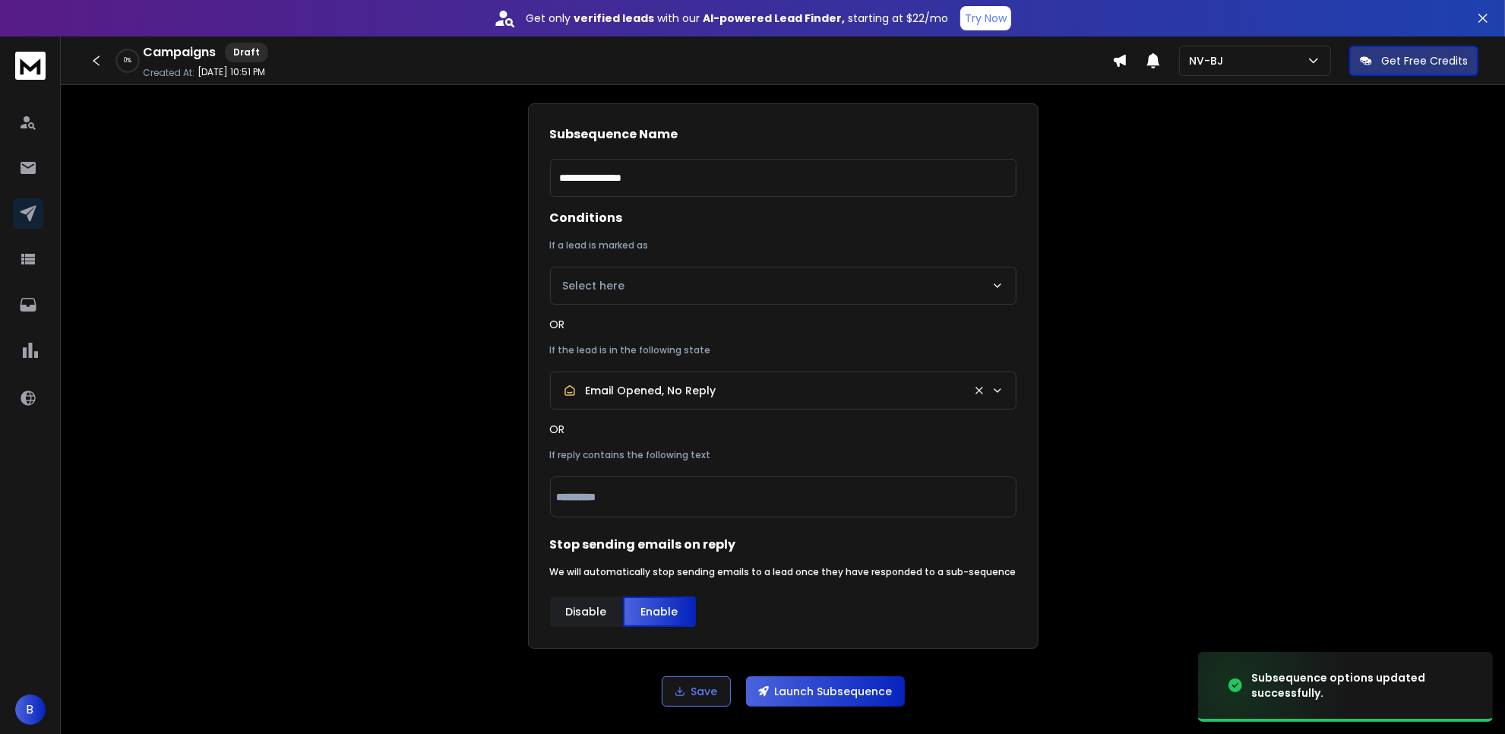
click at [806, 701] on button "Launch Subsequence" at bounding box center [825, 691] width 159 height 30
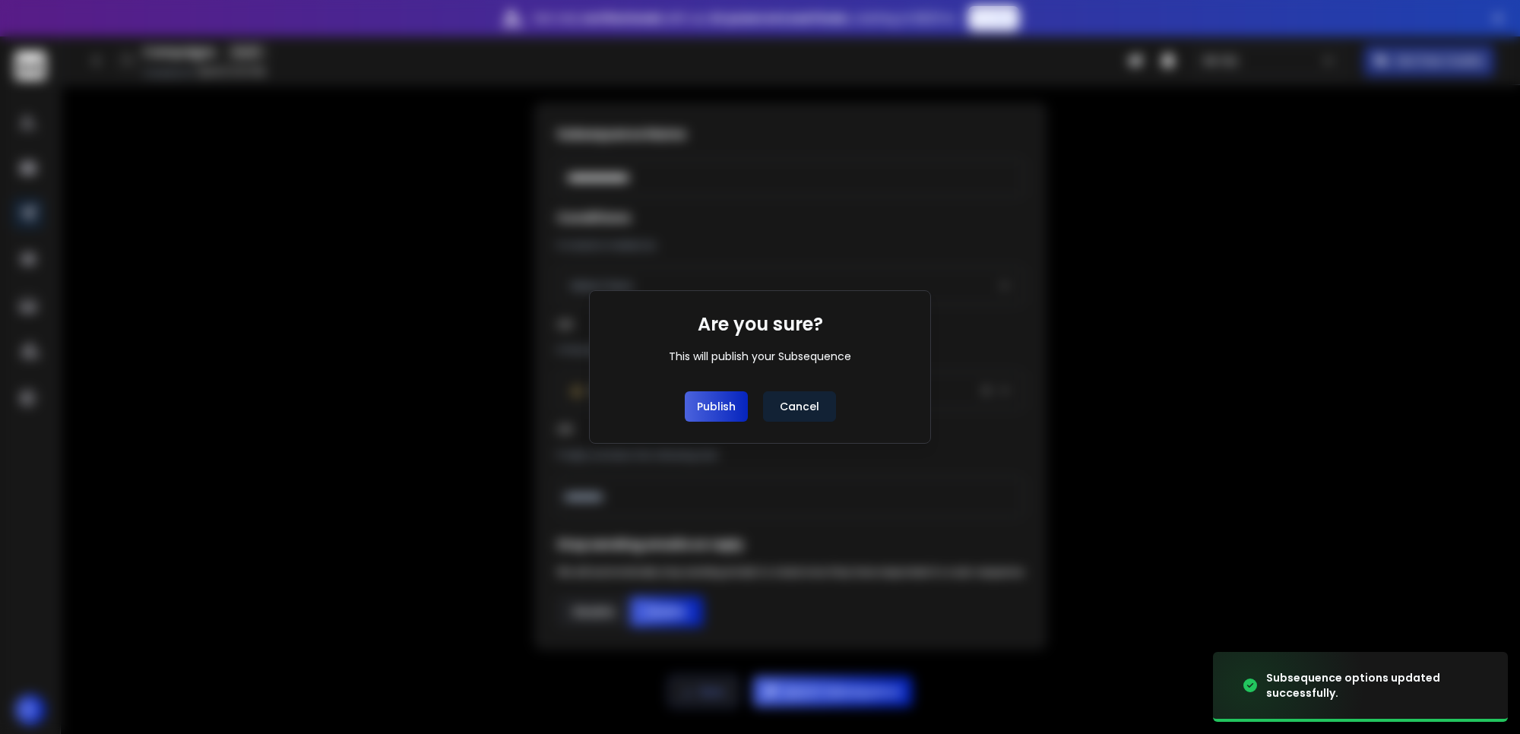
click at [727, 409] on button "Publish" at bounding box center [716, 406] width 63 height 30
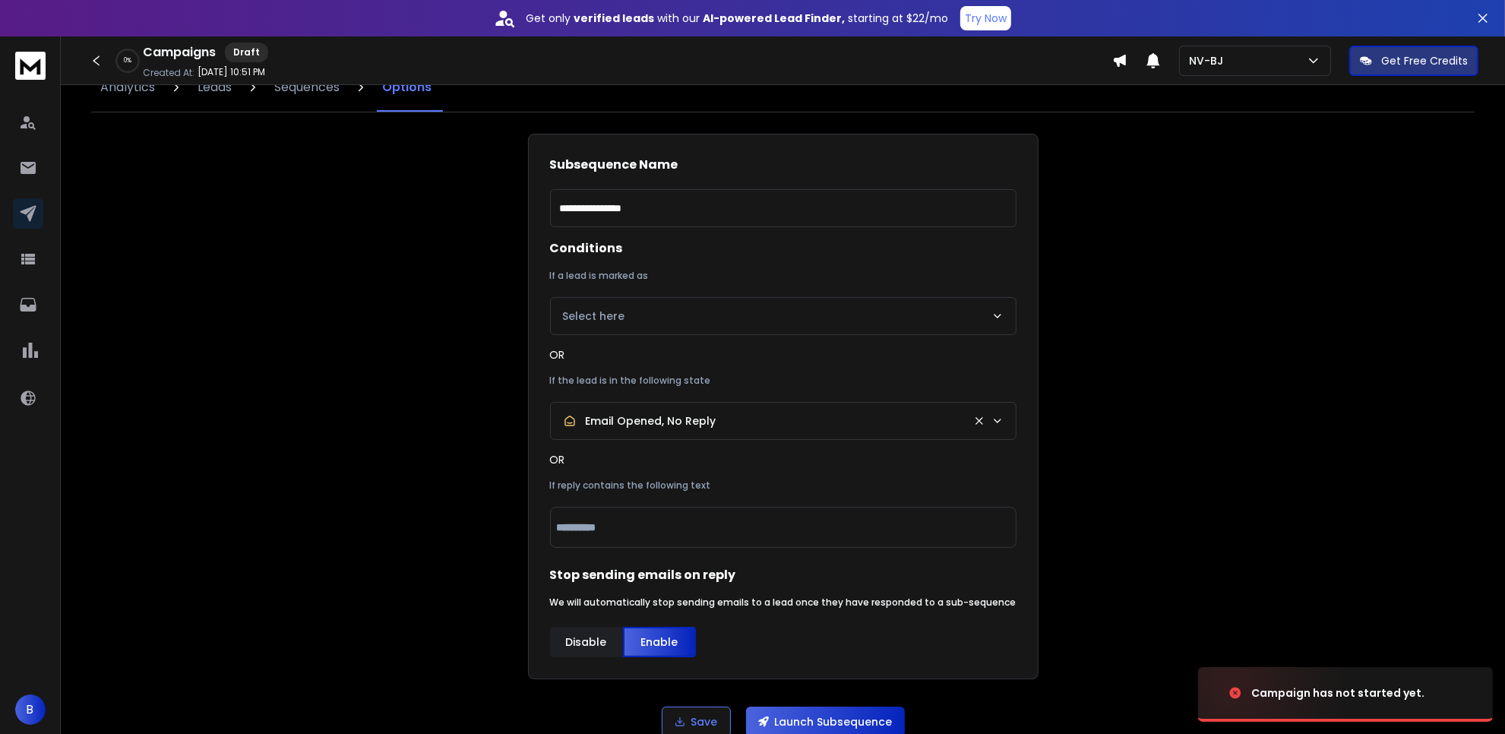
scroll to position [0, 0]
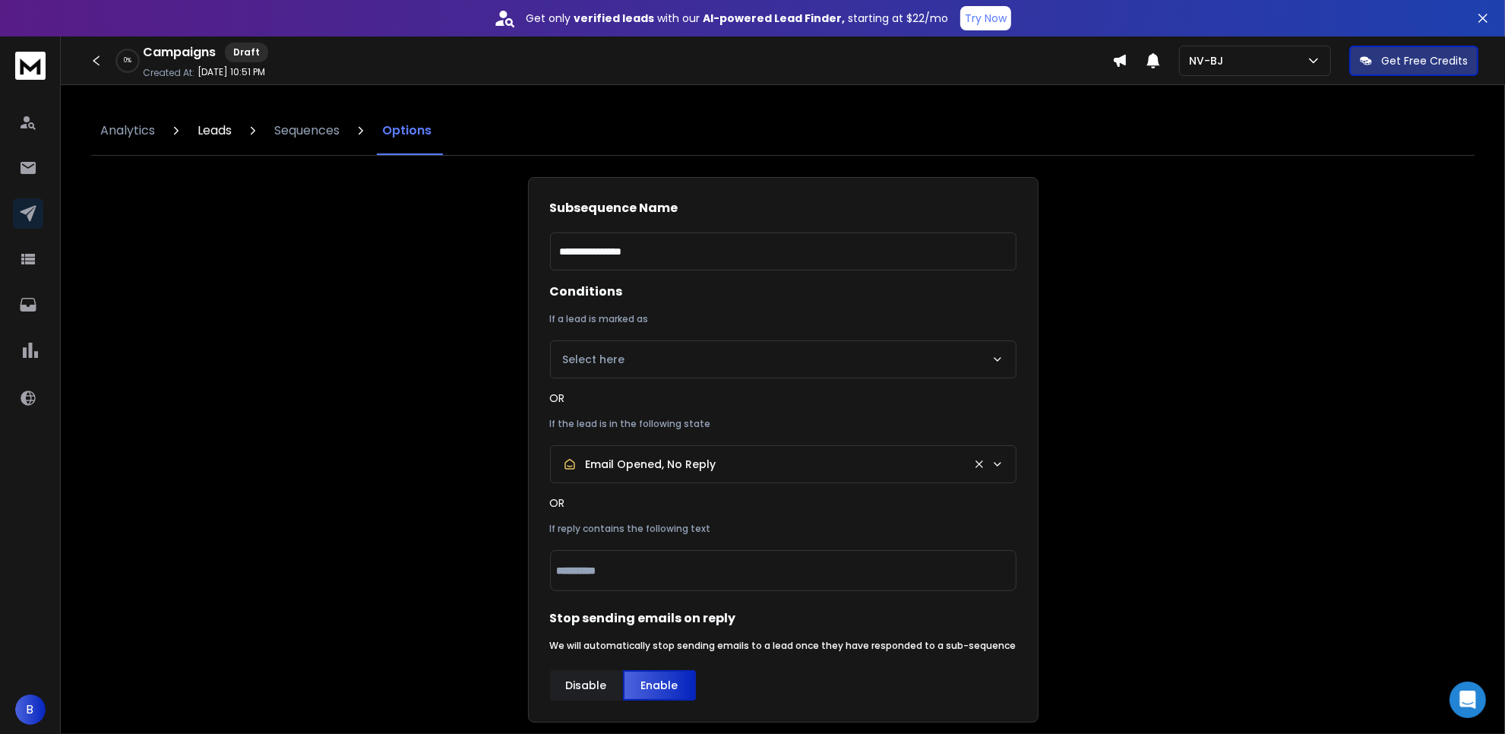
click at [209, 130] on p "Leads" at bounding box center [215, 131] width 34 height 18
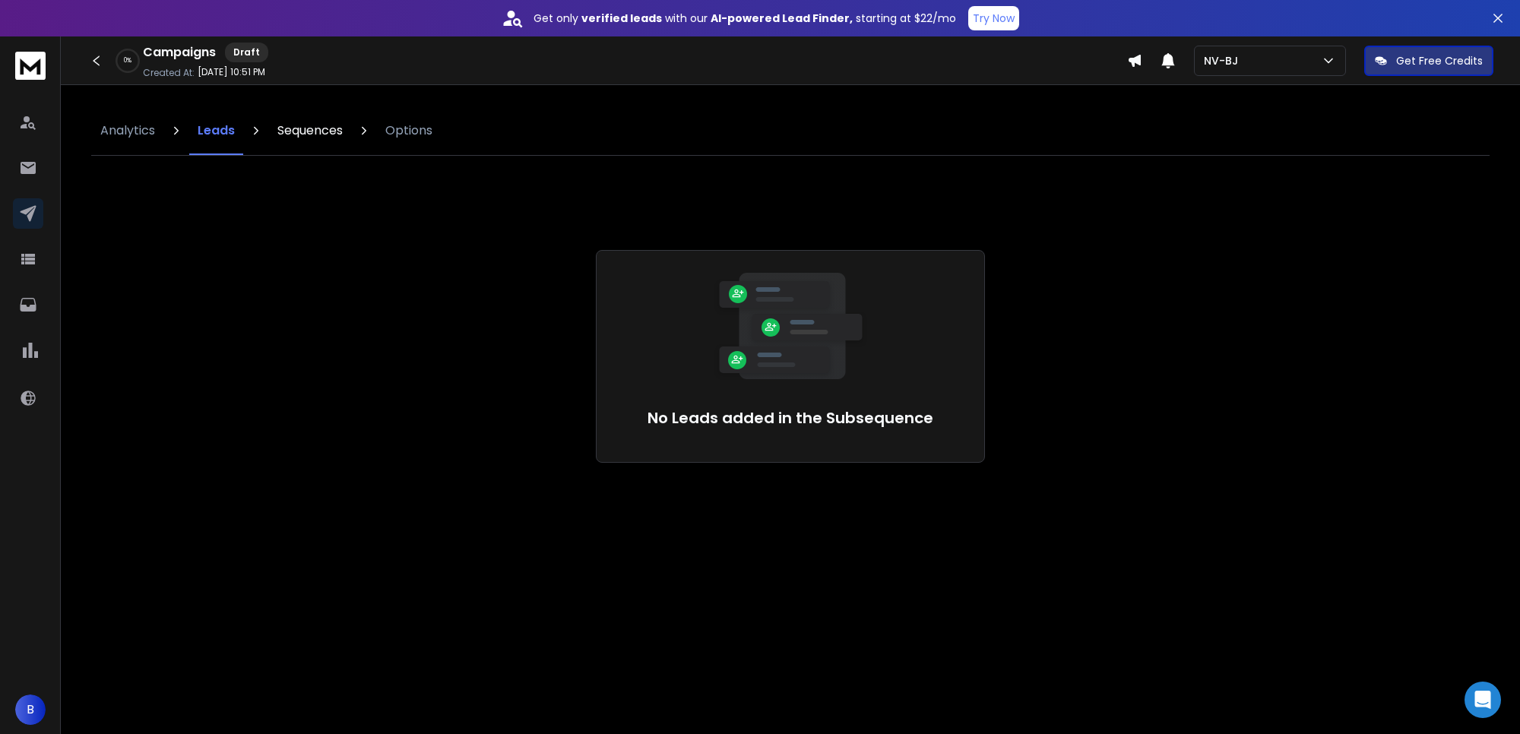
click at [302, 135] on p "Sequences" at bounding box center [309, 131] width 65 height 18
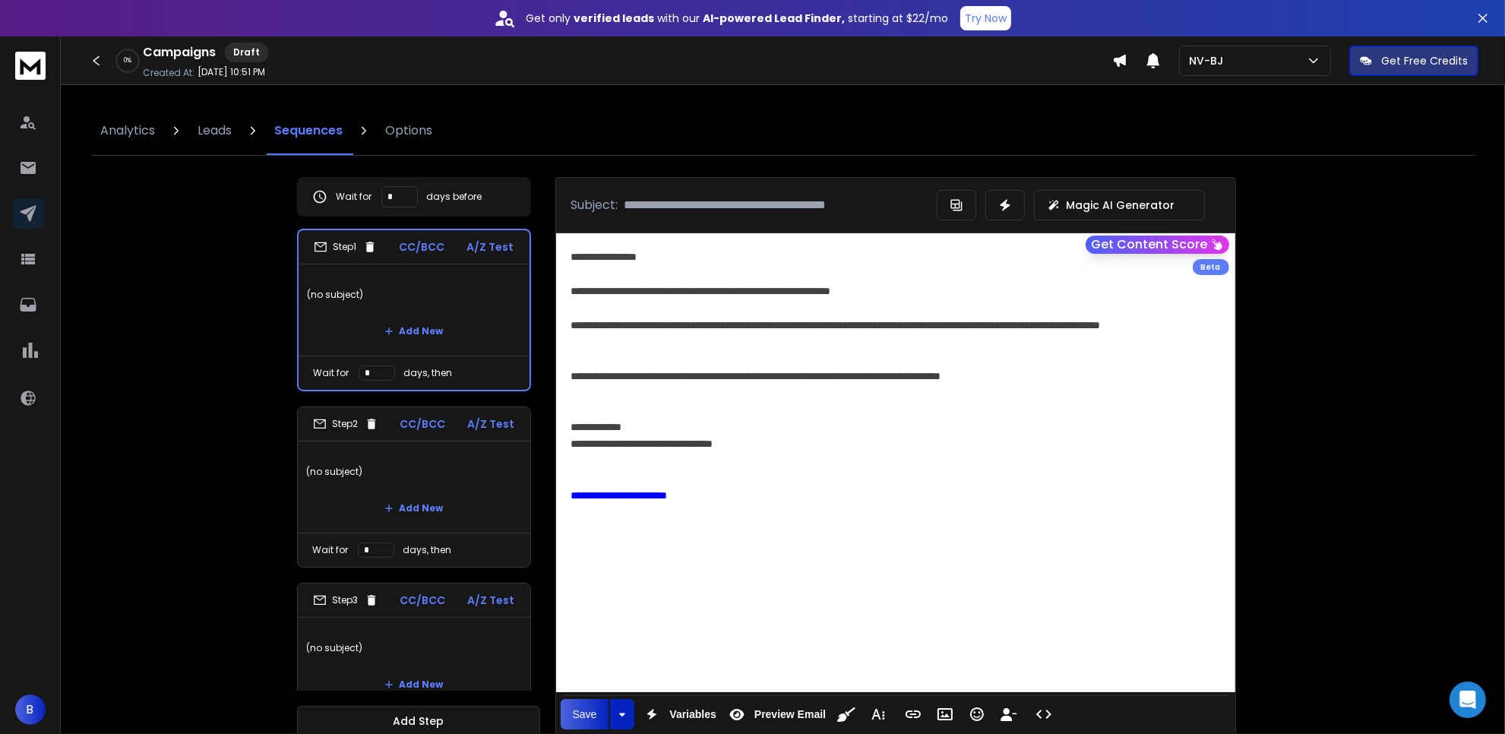
click at [385, 485] on p "(no subject)" at bounding box center [414, 472] width 214 height 43
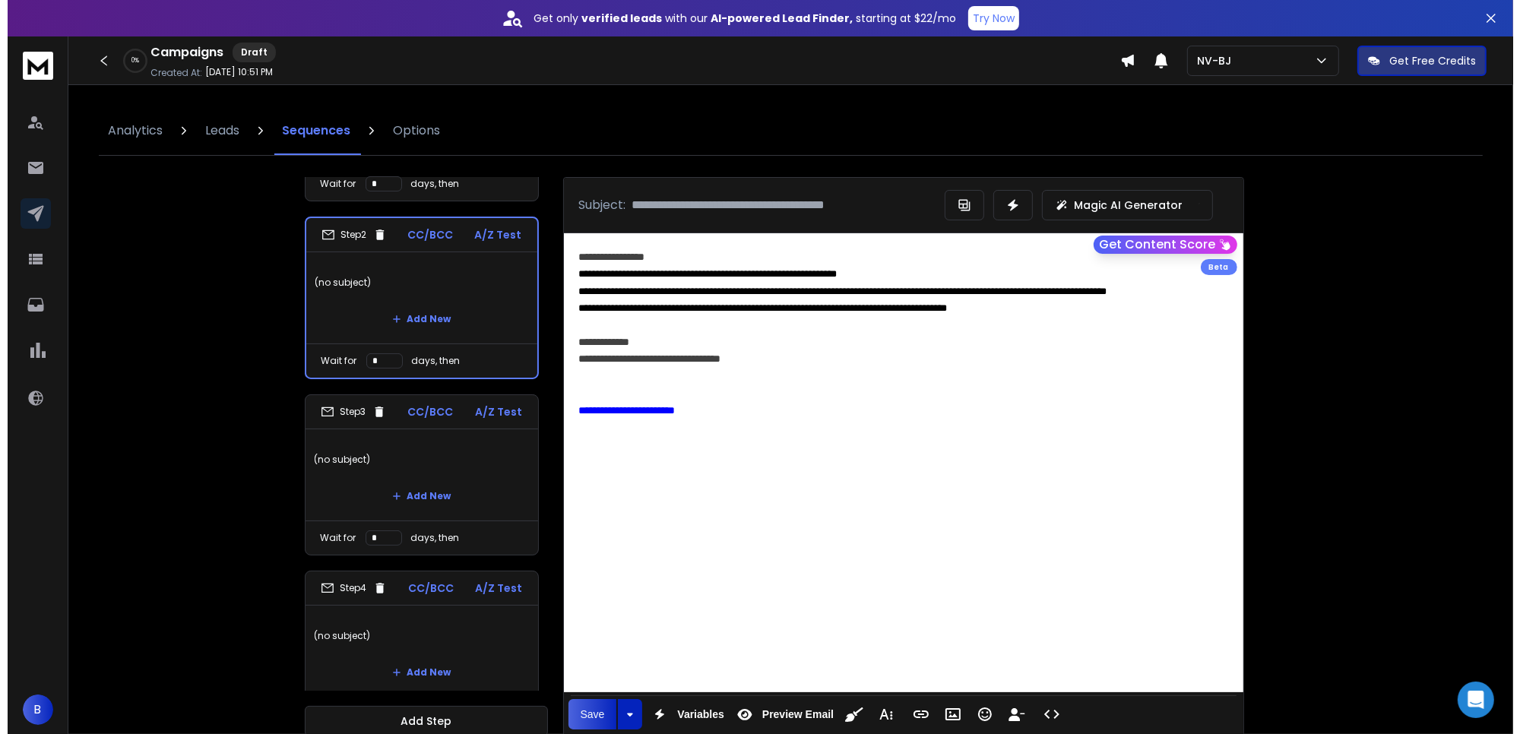
scroll to position [190, 0]
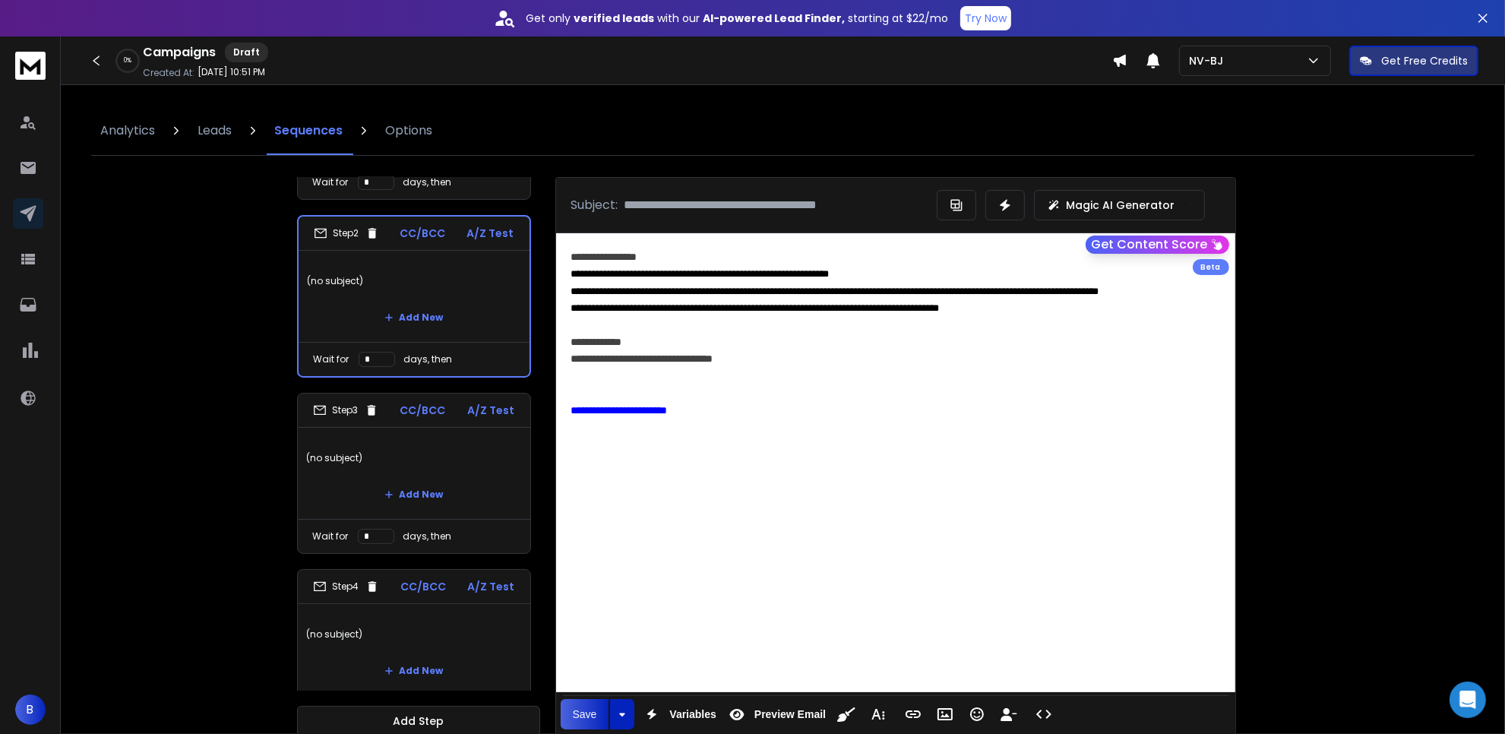
click at [571, 287] on span "**********" at bounding box center [835, 291] width 528 height 10
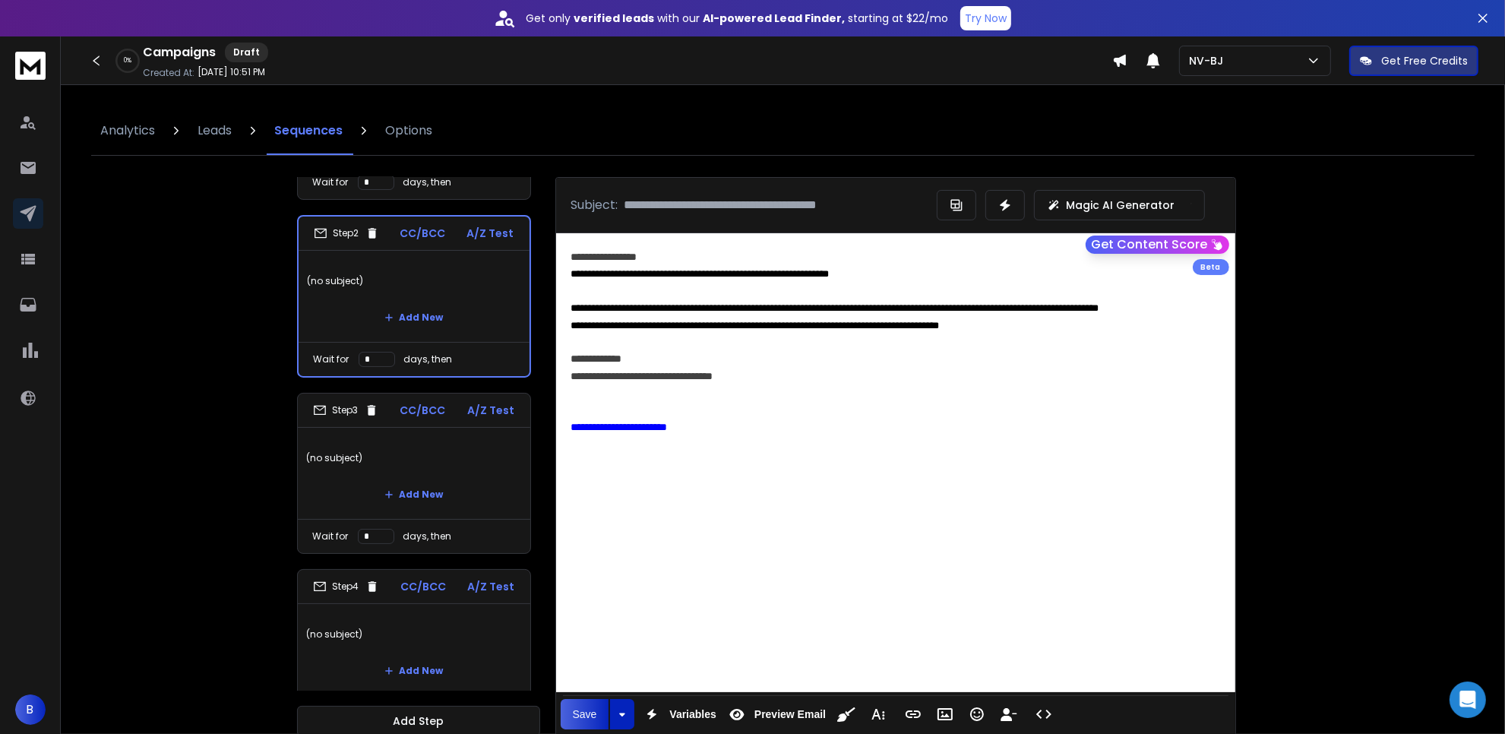
click at [572, 328] on span "**********" at bounding box center [755, 326] width 369 height 10
click at [568, 325] on div "**********" at bounding box center [895, 453] width 679 height 441
click at [99, 62] on icon at bounding box center [97, 61] width 14 height 14
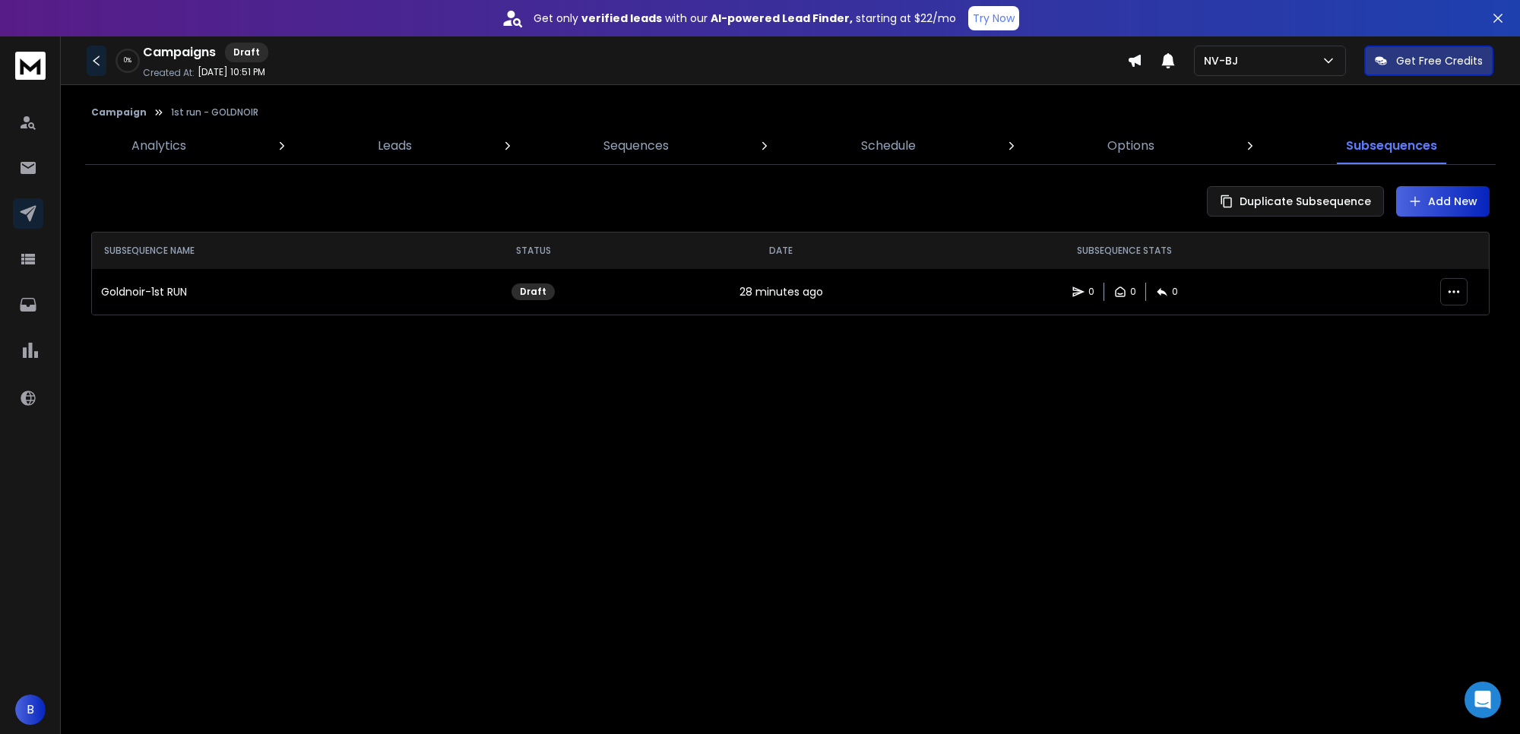
click at [100, 69] on button at bounding box center [97, 61] width 20 height 30
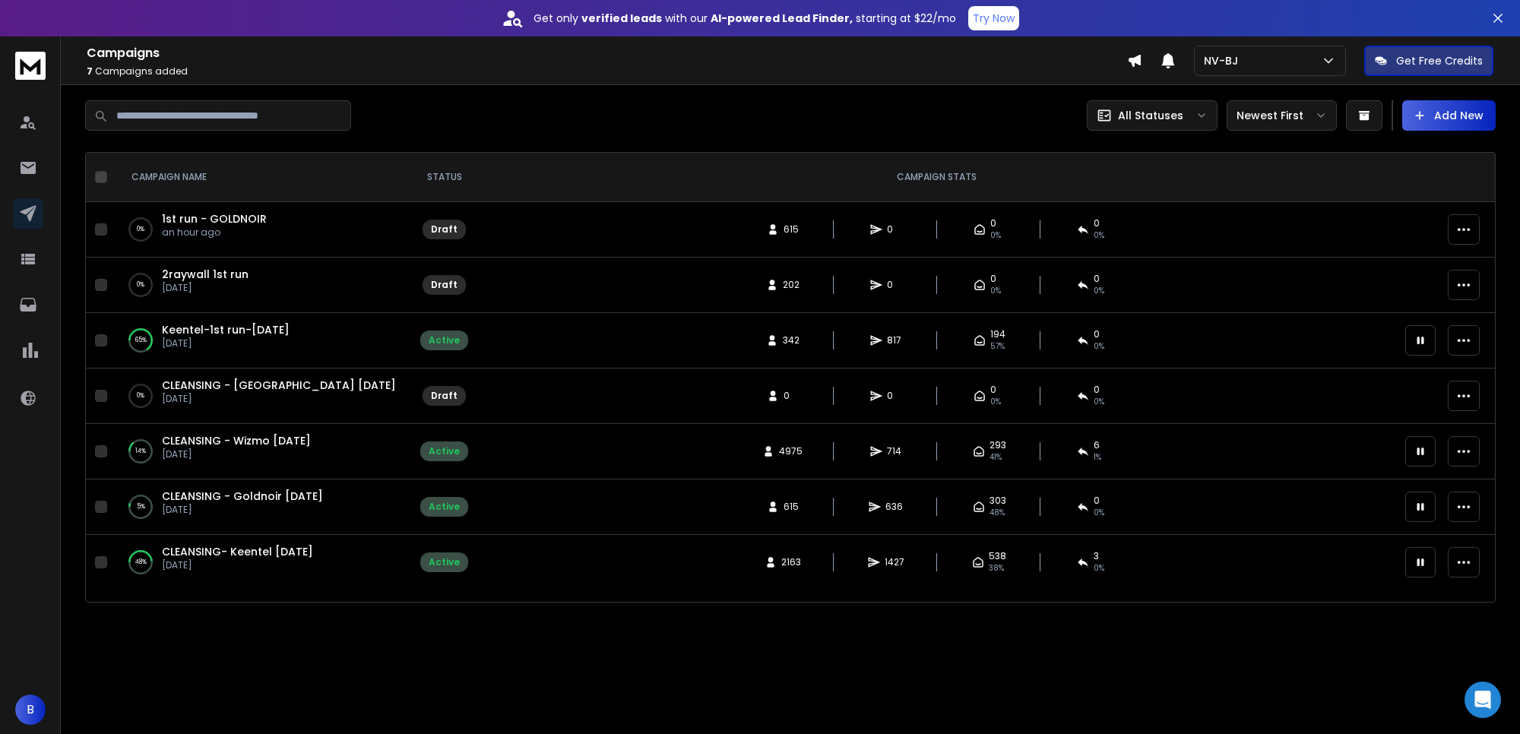
click at [506, 218] on div "615 0 0 0% 0 0%" at bounding box center [936, 229] width 900 height 24
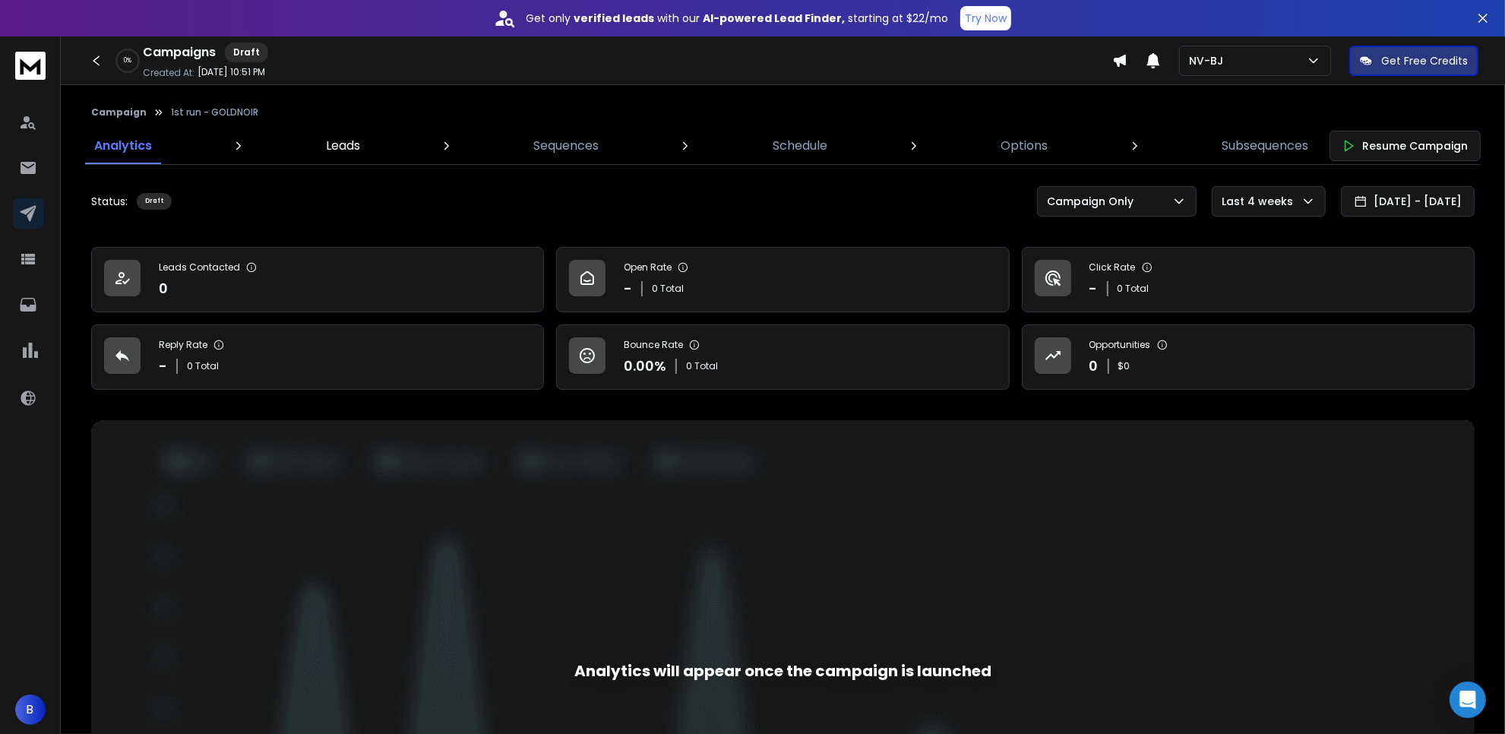
click at [334, 152] on p "Leads" at bounding box center [343, 146] width 34 height 18
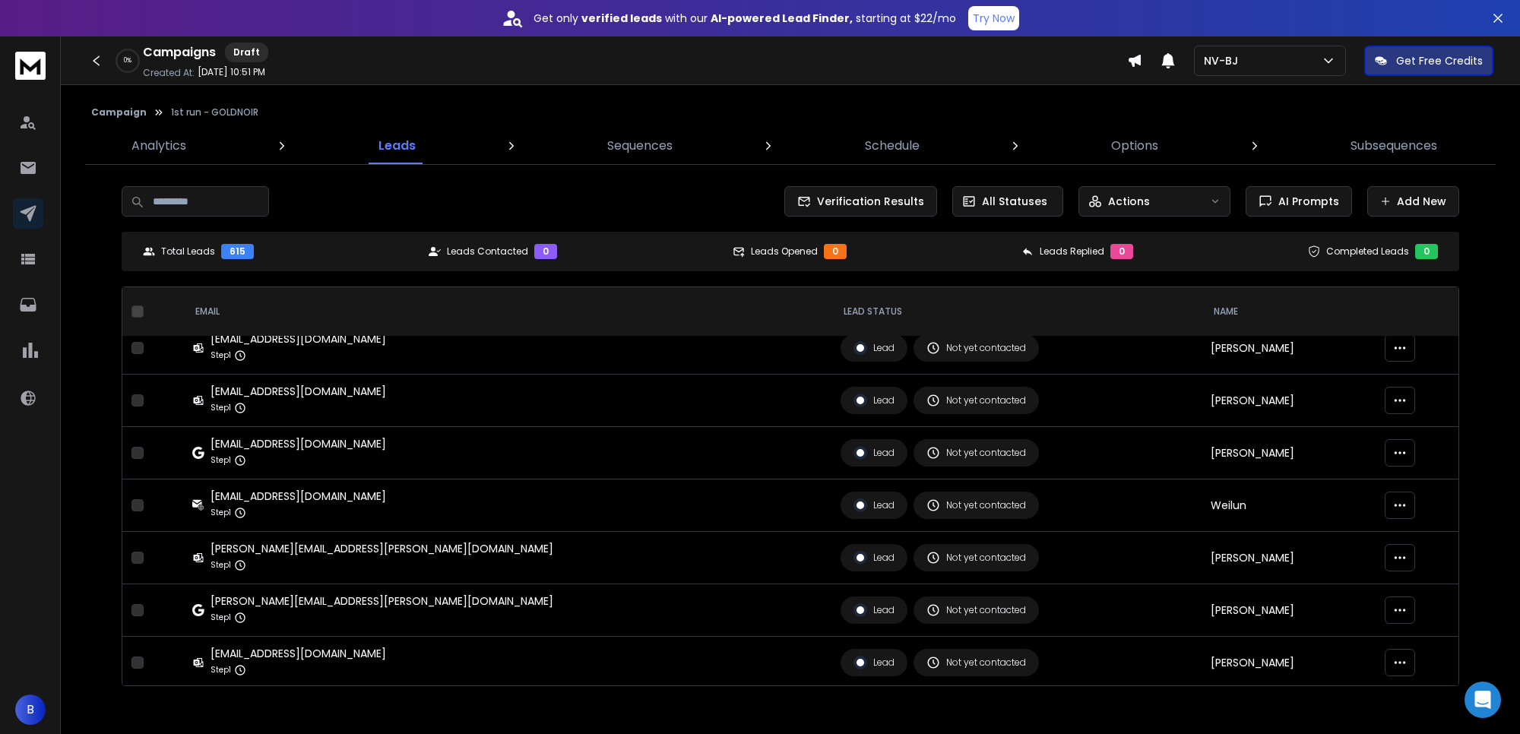
scroll to position [1805, 0]
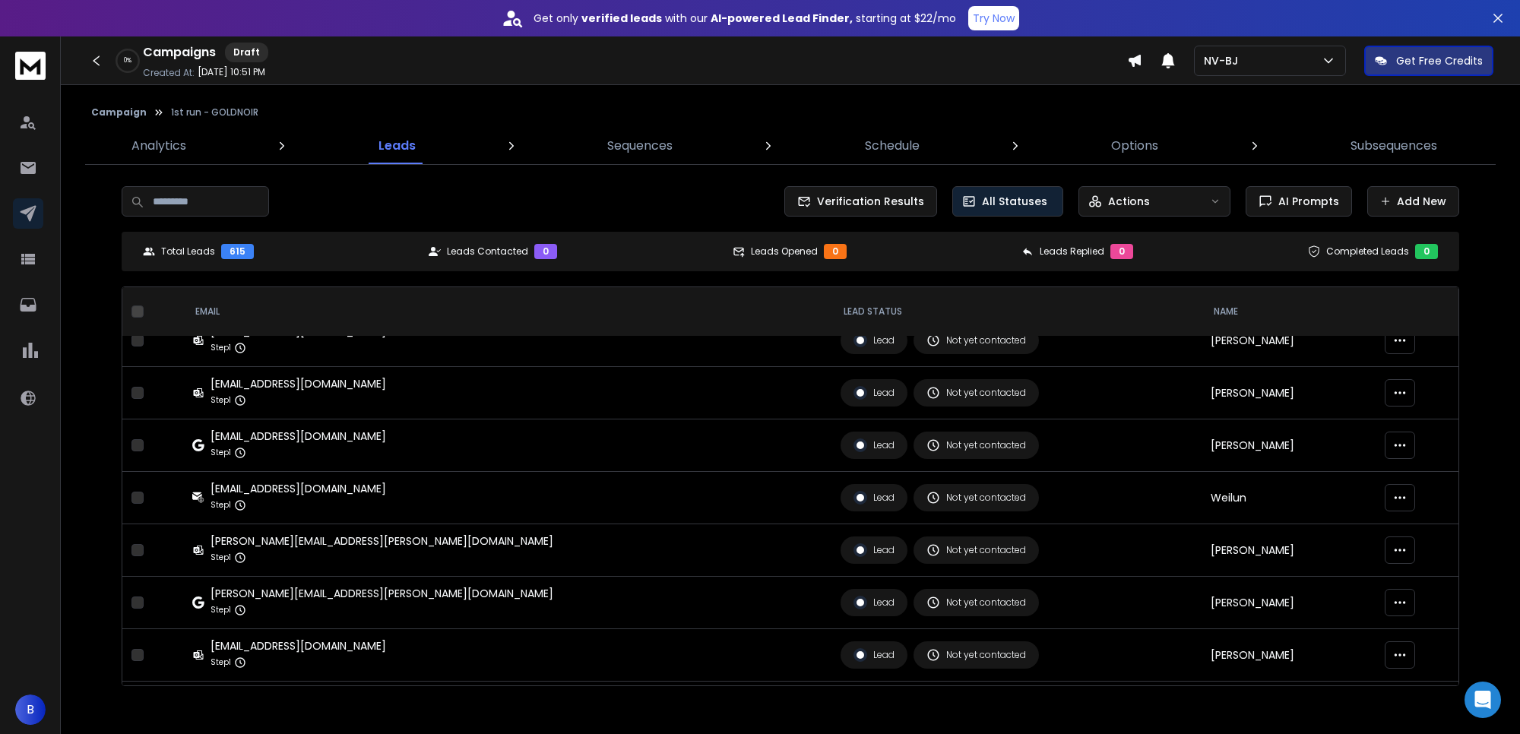
click at [1037, 201] on p "All Statuses" at bounding box center [1014, 201] width 65 height 15
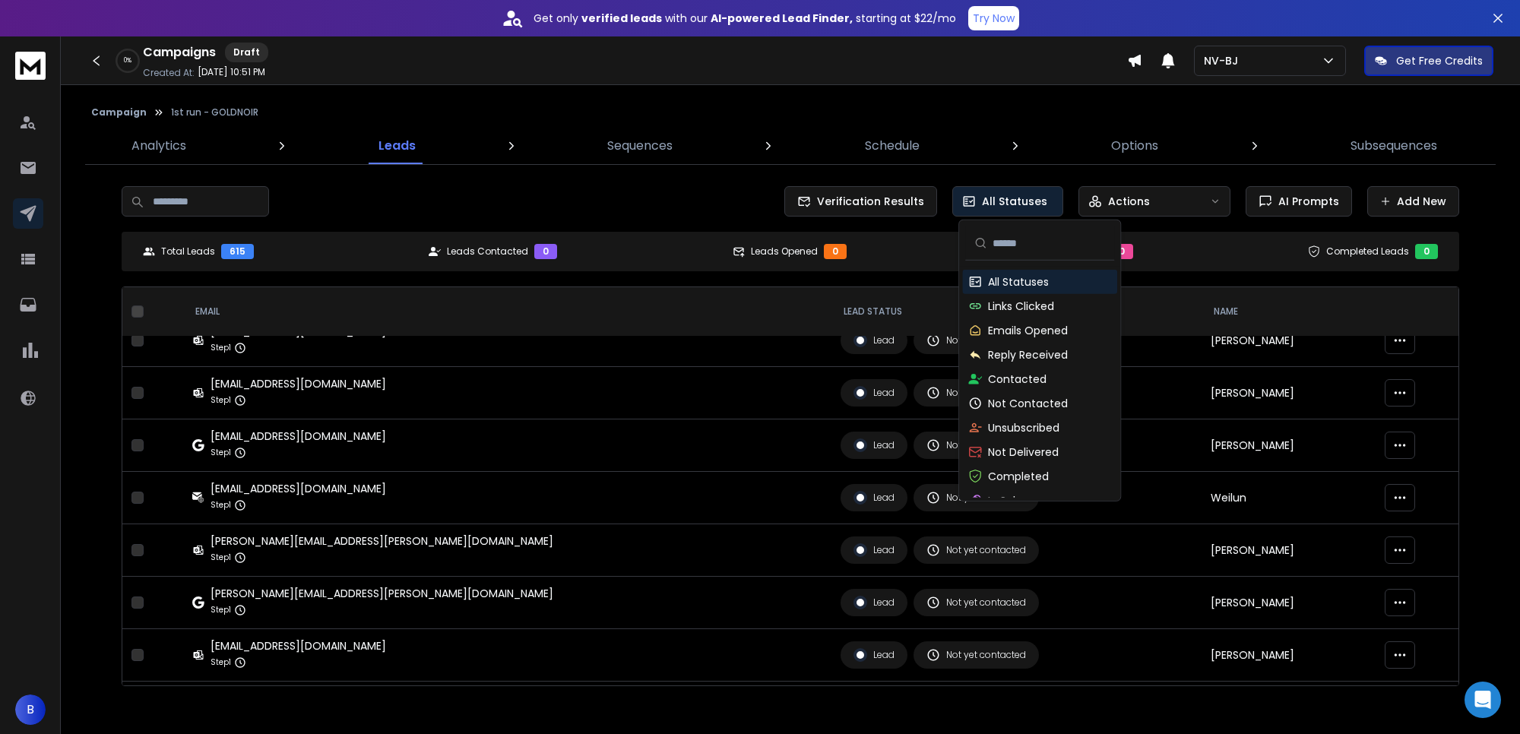
click at [1037, 201] on p "All Statuses" at bounding box center [1014, 201] width 65 height 15
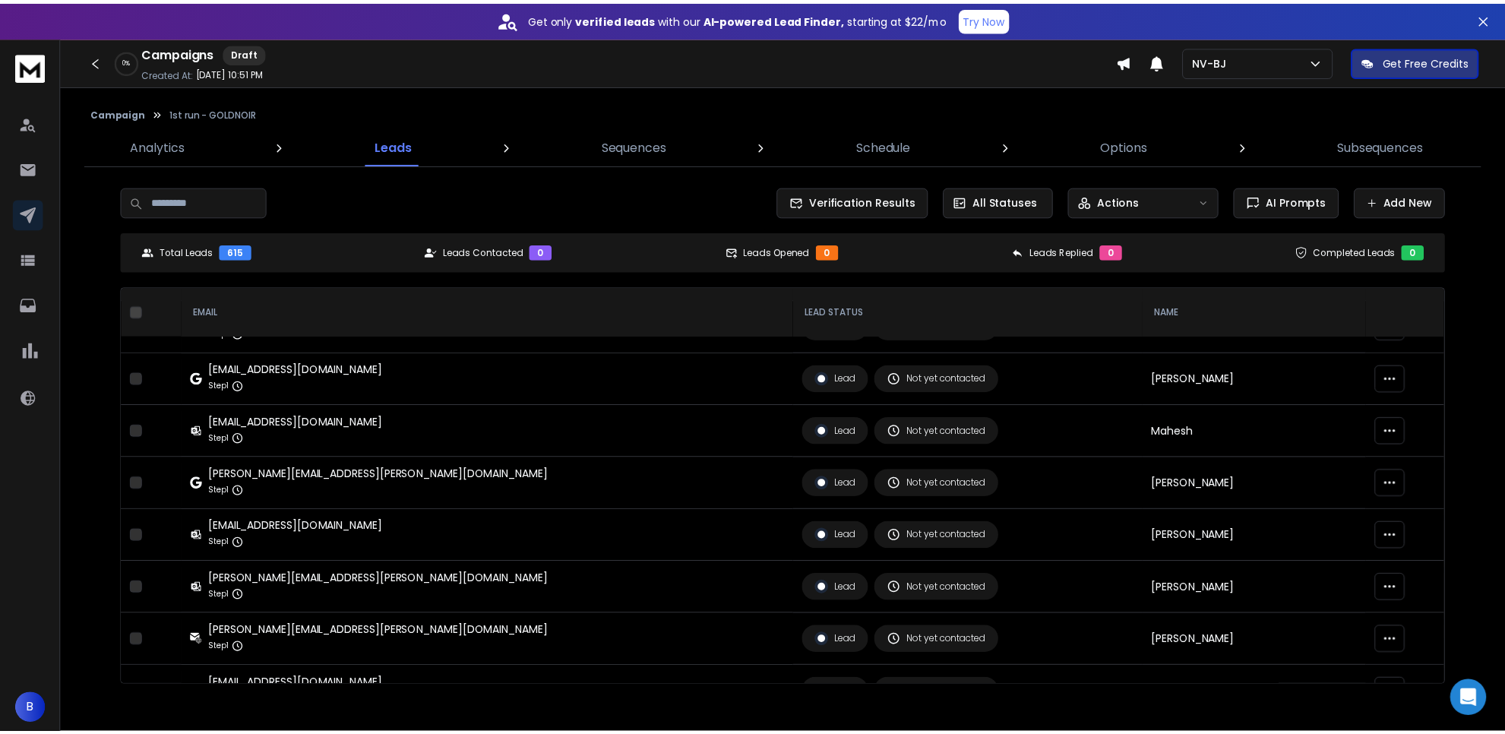
scroll to position [0, 0]
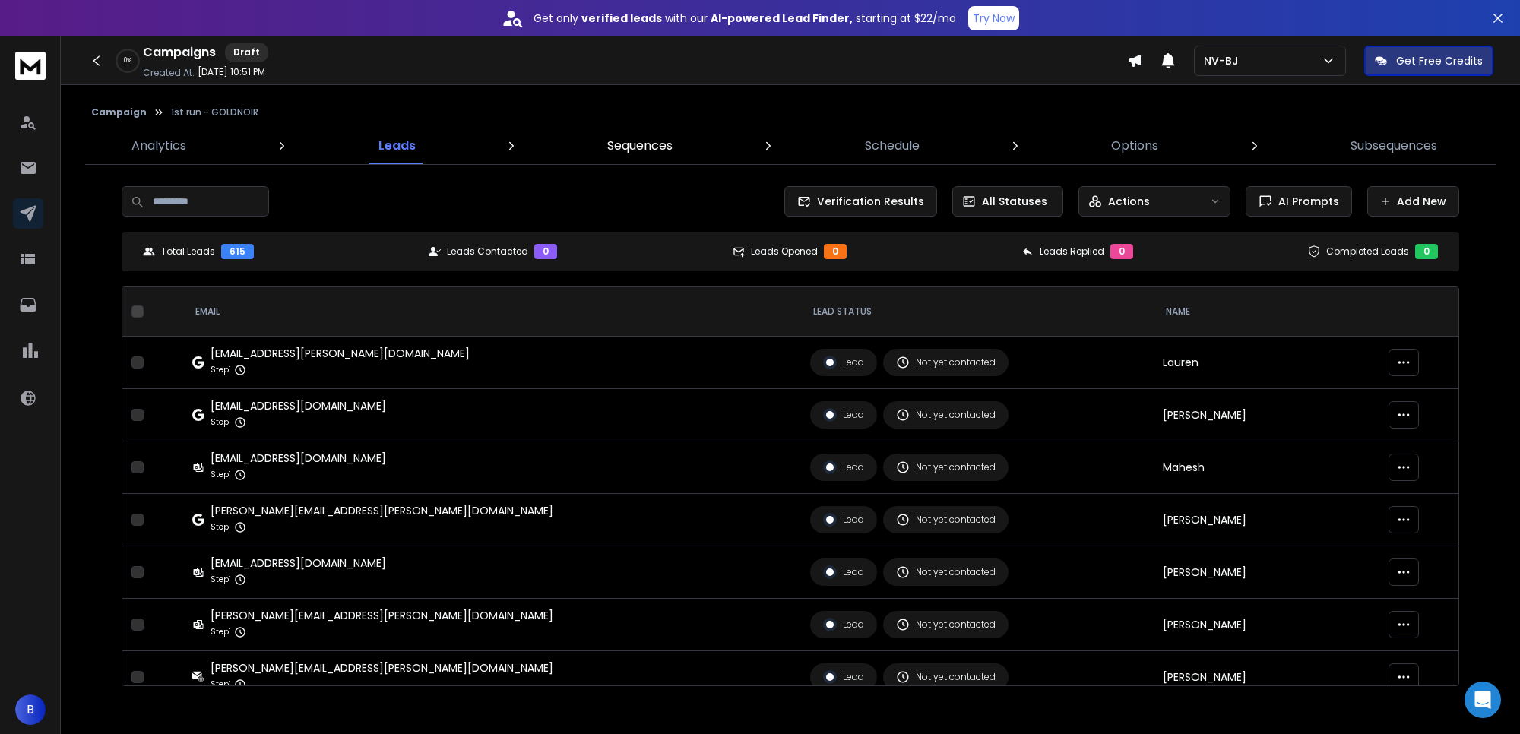
click at [636, 146] on p "Sequences" at bounding box center [639, 146] width 65 height 18
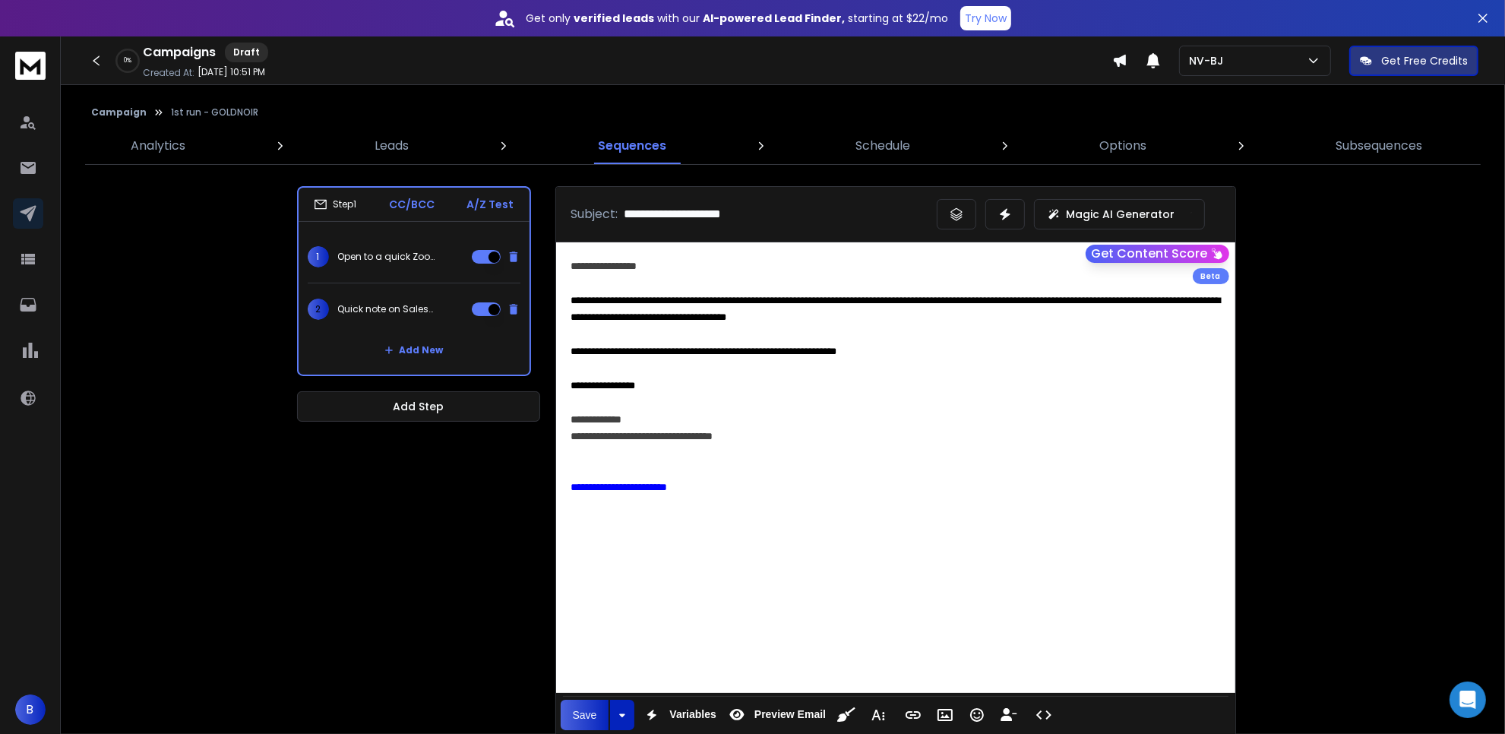
click at [404, 312] on p "Quick note on Salesforce support" at bounding box center [386, 309] width 97 height 12
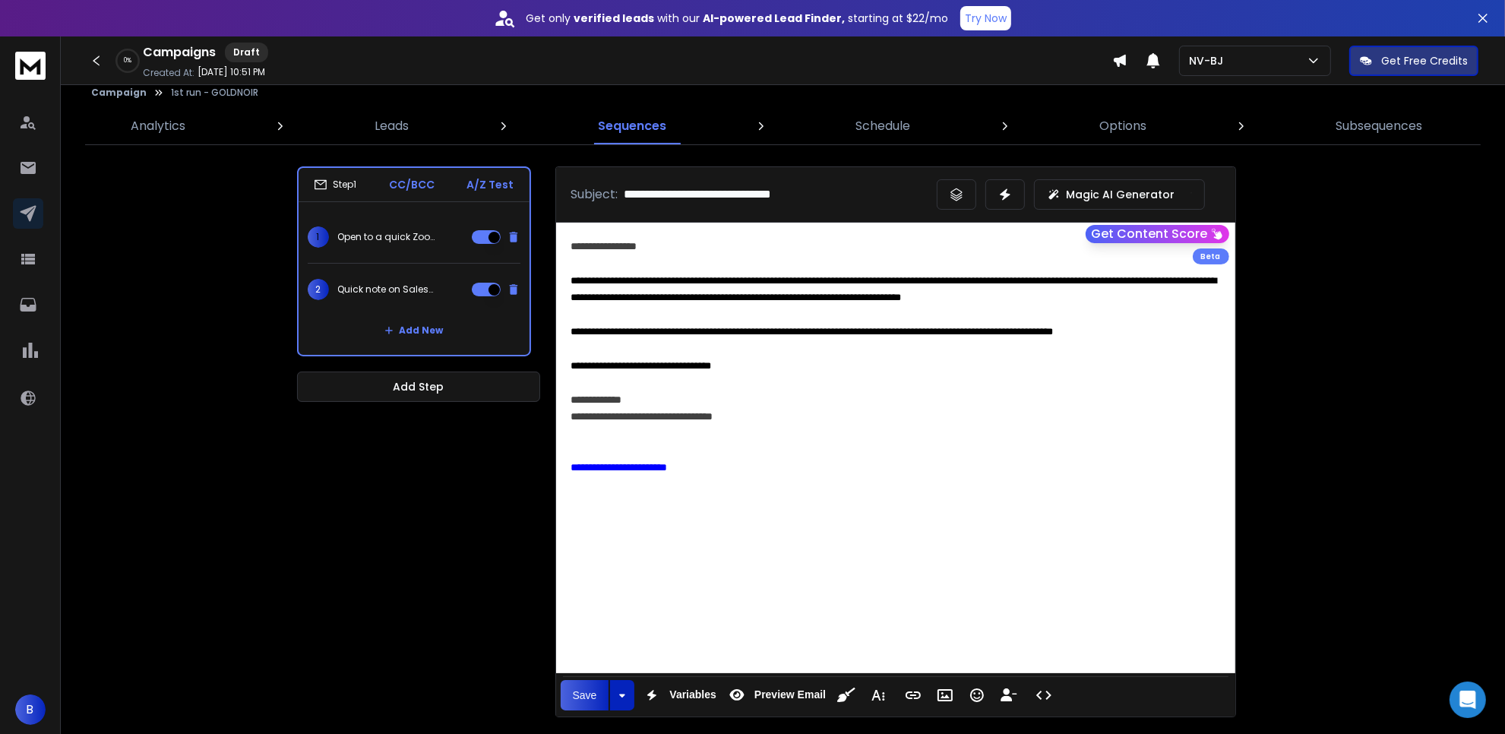
scroll to position [24, 0]
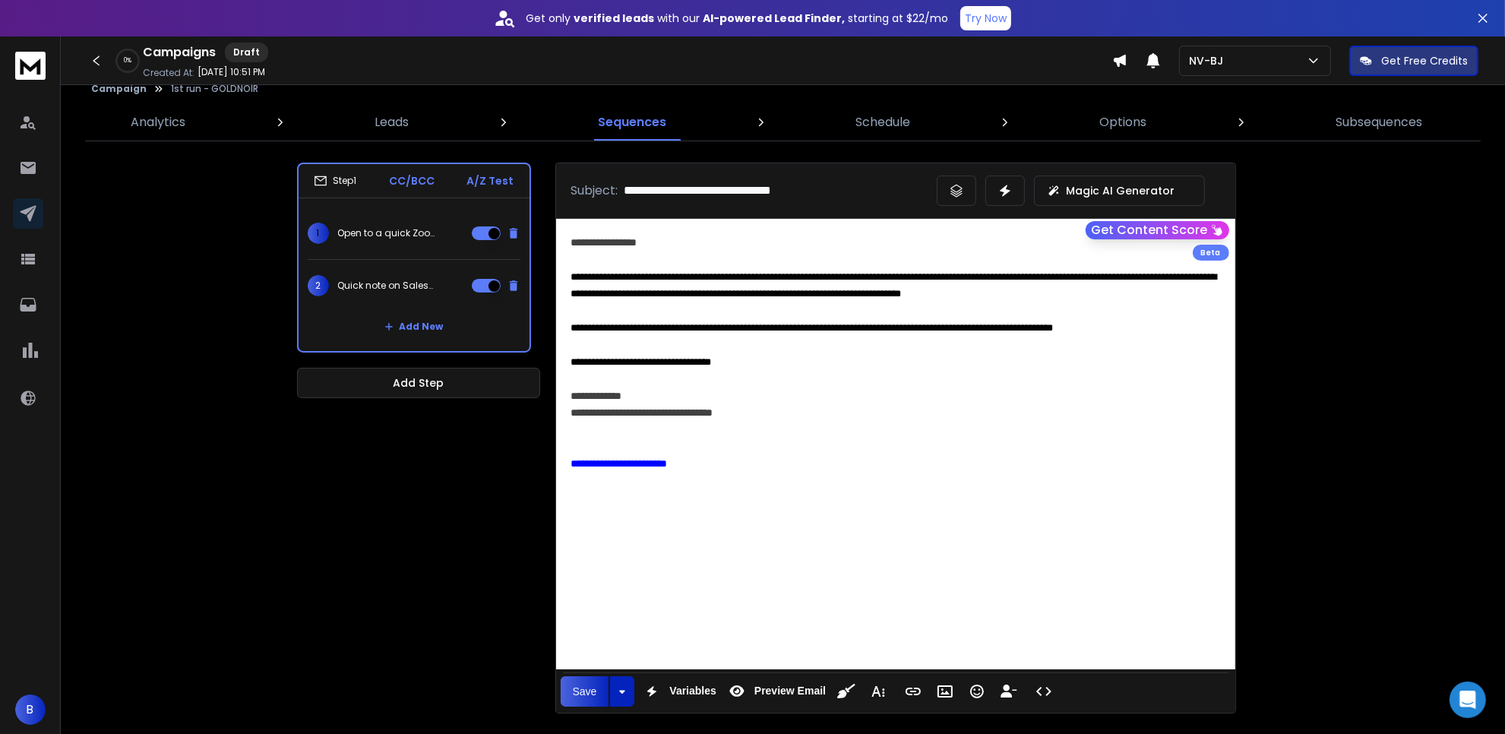
click at [393, 230] on p "Open to a quick Zoom?" at bounding box center [386, 233] width 97 height 12
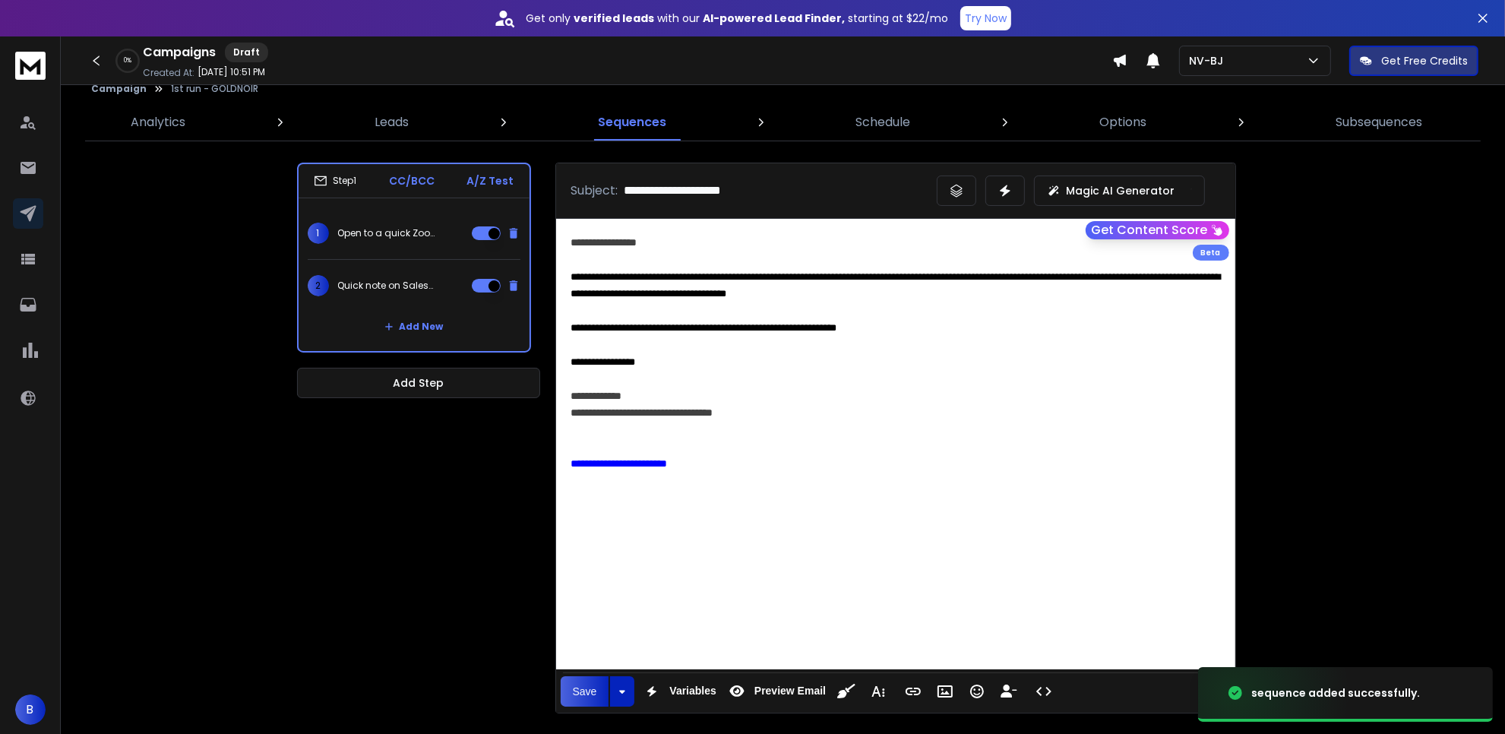
click at [416, 296] on div "2 Quick note on Salesforce support" at bounding box center [414, 286] width 213 height 52
type input "**********"
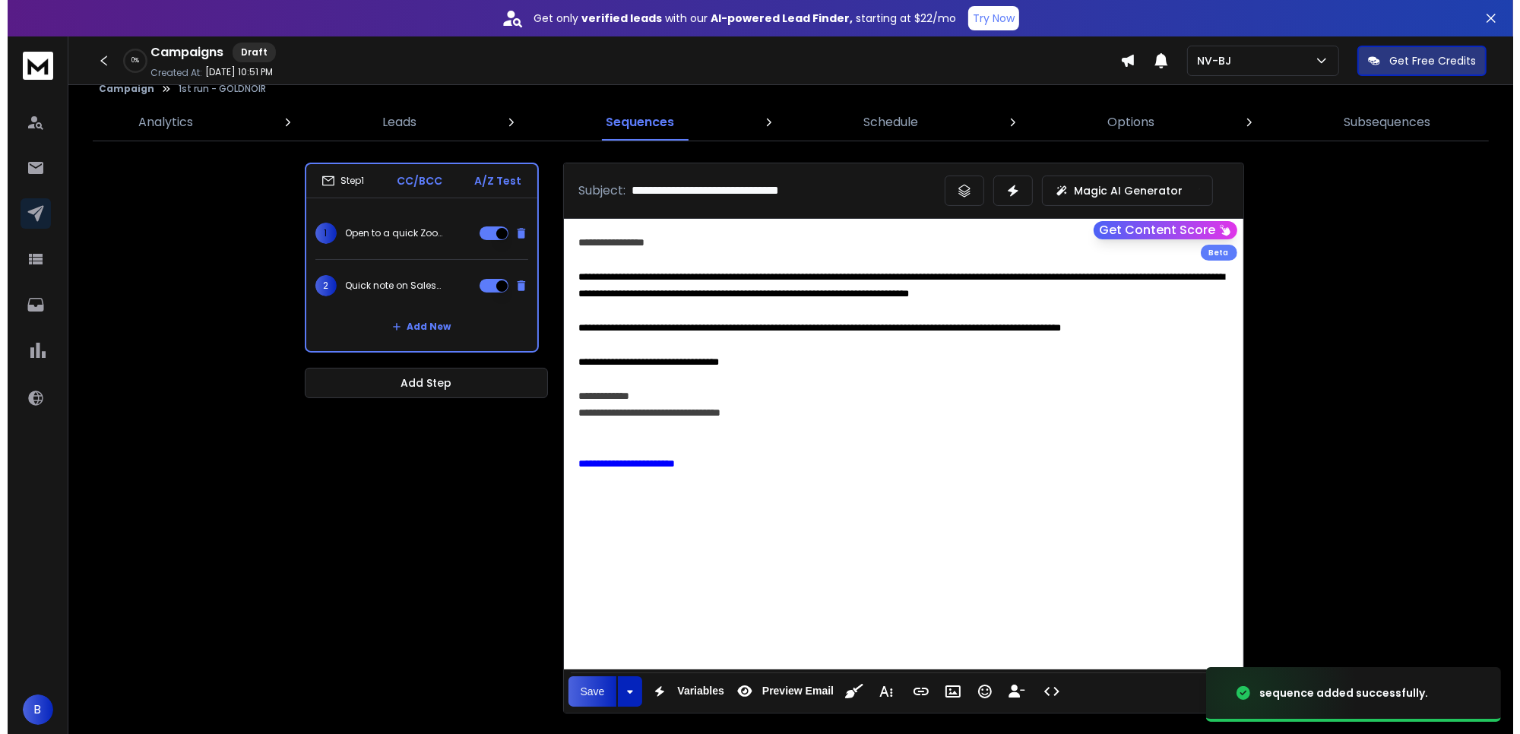
scroll to position [0, 0]
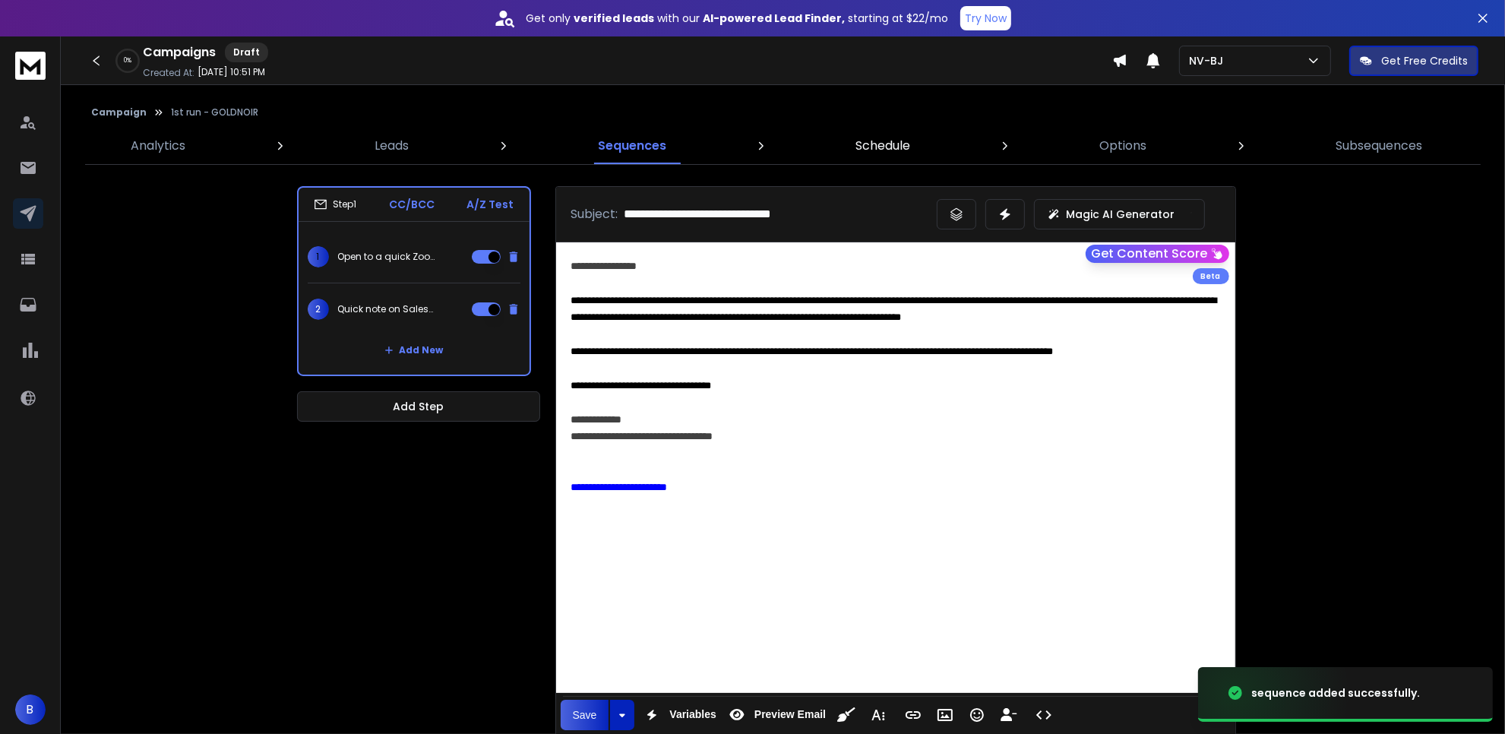
click at [865, 150] on p "Schedule" at bounding box center [883, 146] width 55 height 18
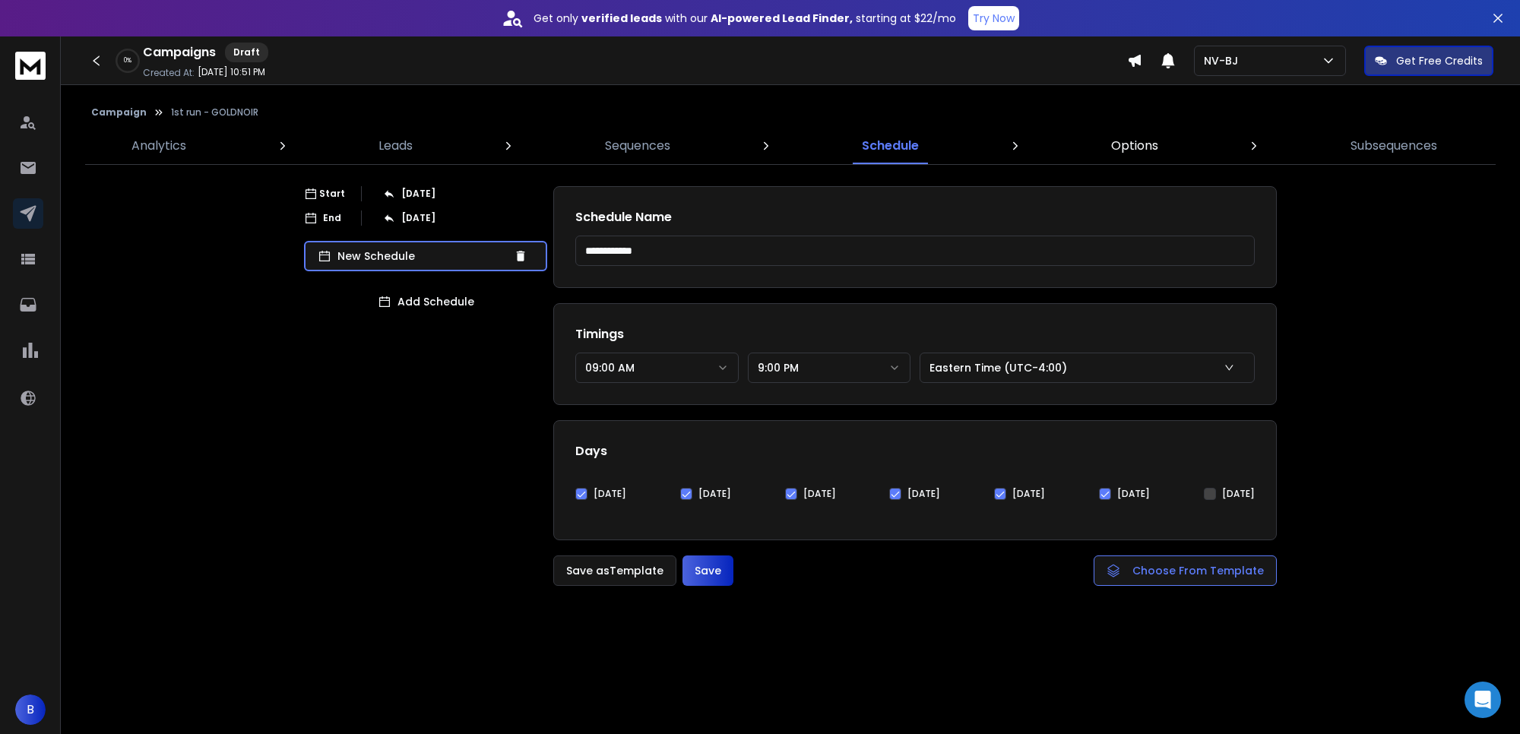
click at [1119, 137] on p "Options" at bounding box center [1134, 146] width 47 height 18
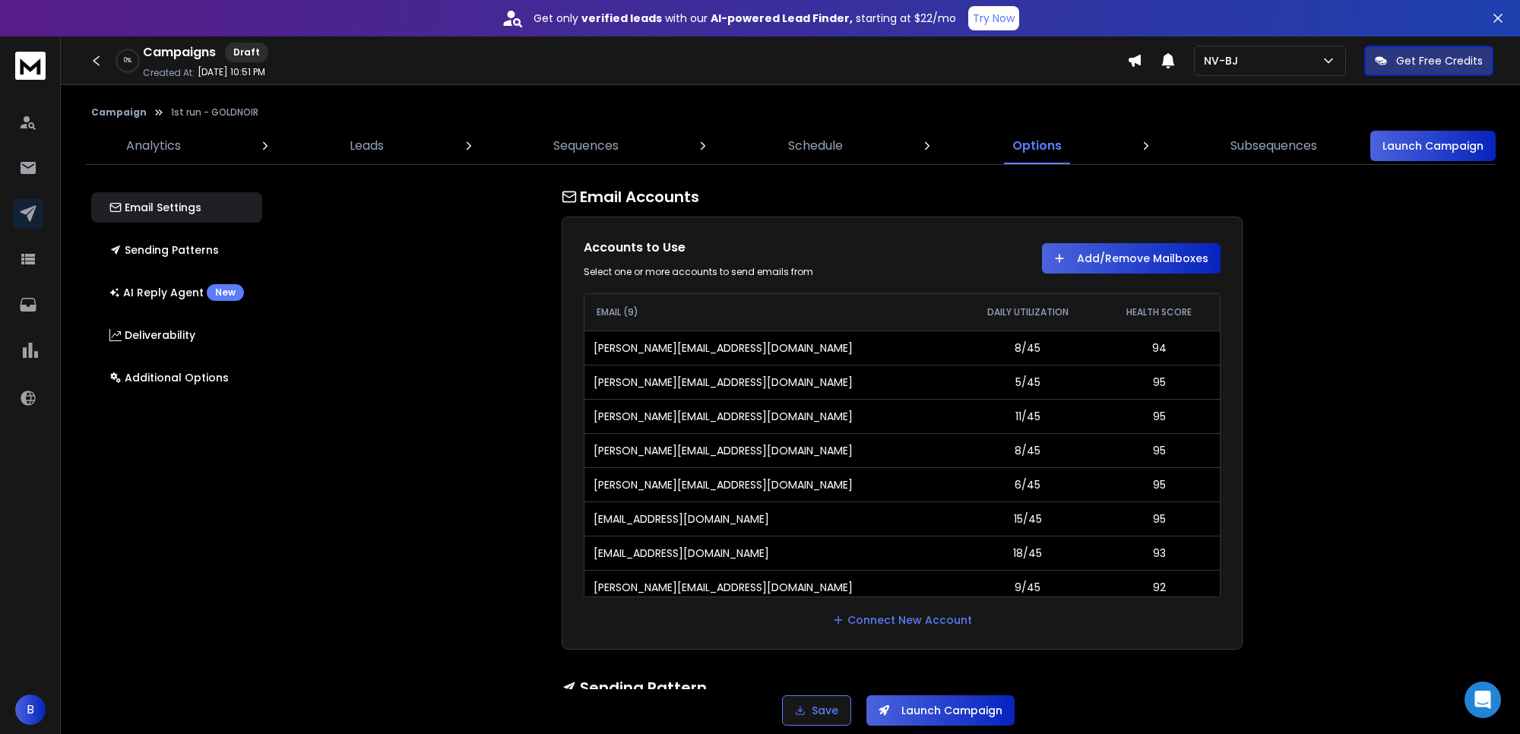
click at [1127, 255] on button "Add/Remove Mailboxes" at bounding box center [1131, 258] width 179 height 30
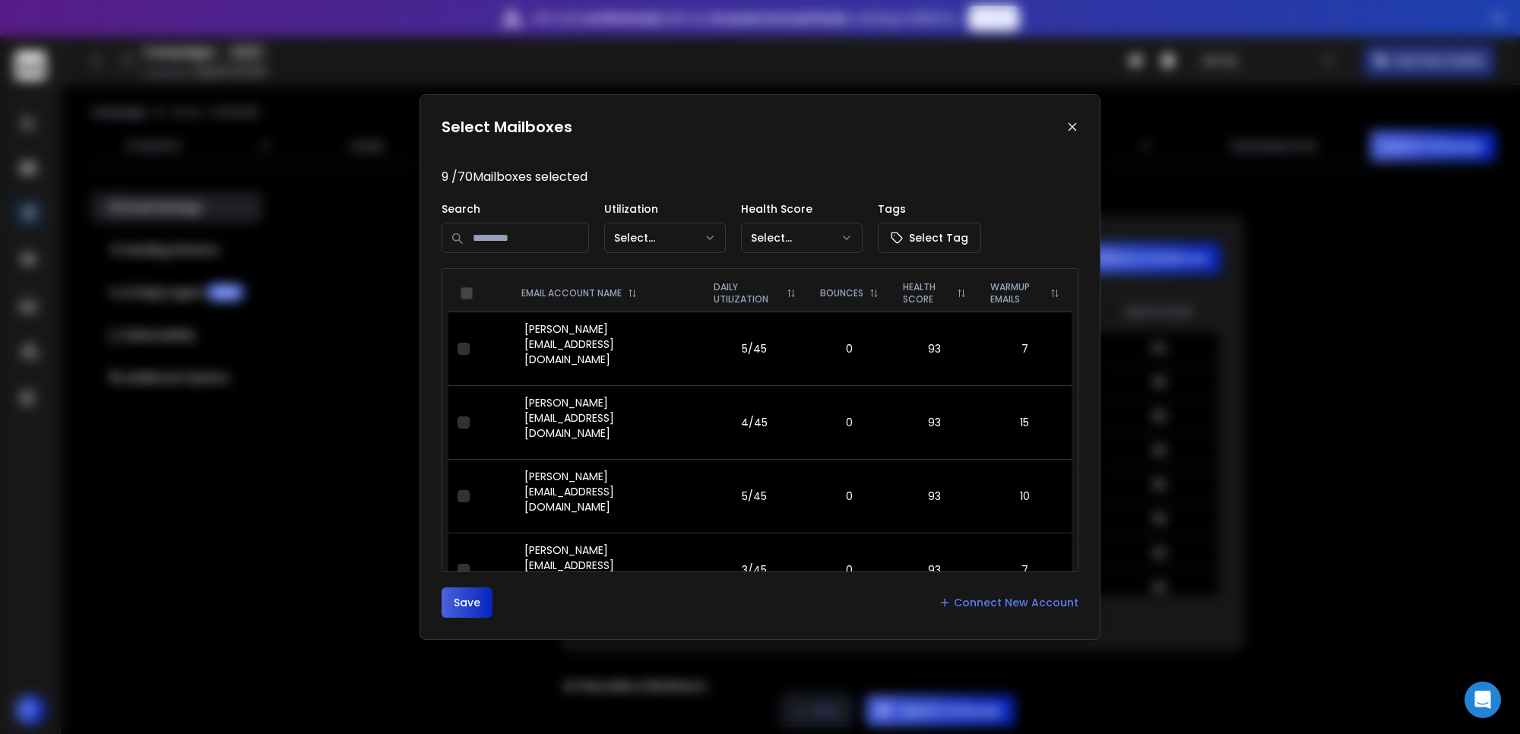
click at [1070, 119] on div "Select Mailboxes" at bounding box center [760, 126] width 637 height 21
click at [1071, 127] on icon at bounding box center [1072, 127] width 8 height 8
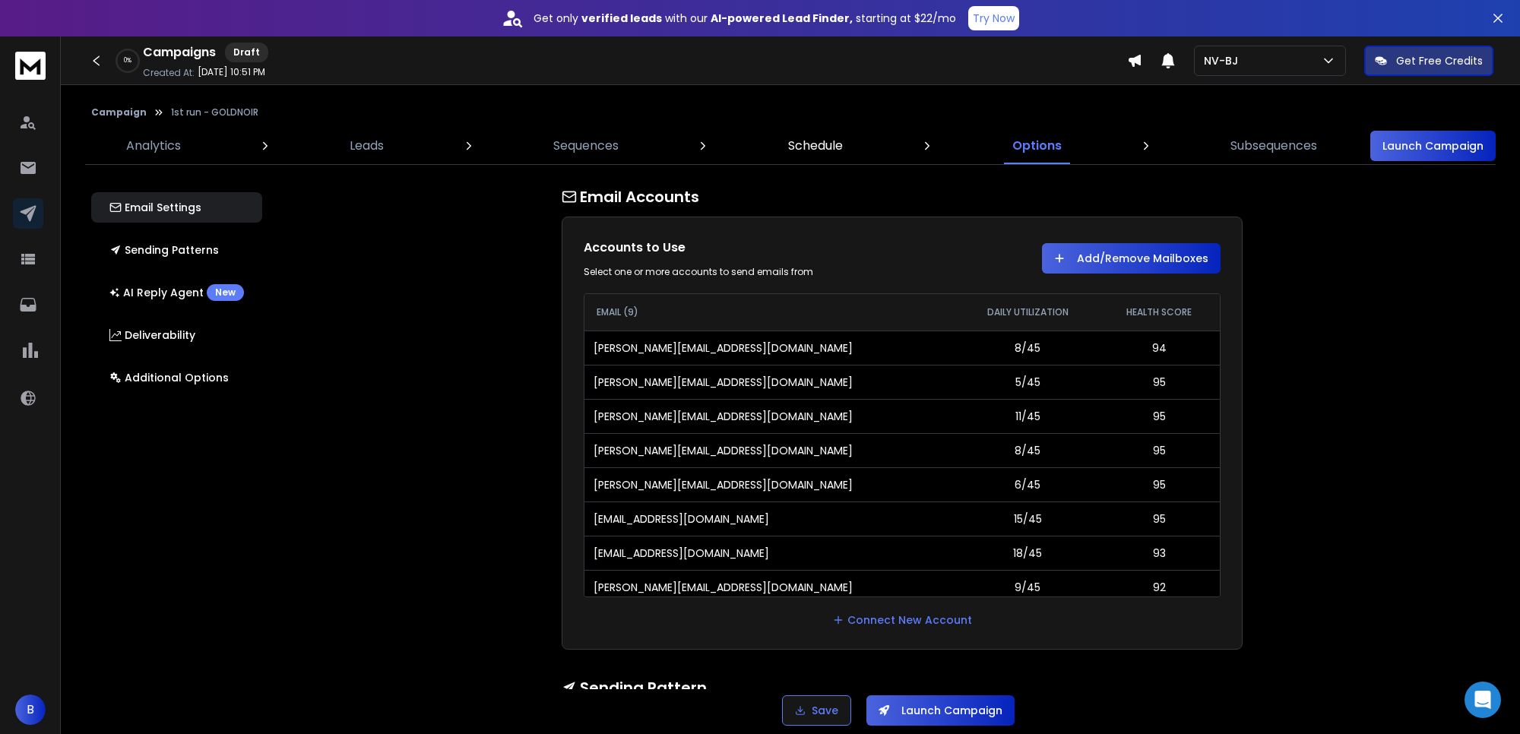
click at [813, 129] on link "Schedule" at bounding box center [815, 146] width 73 height 36
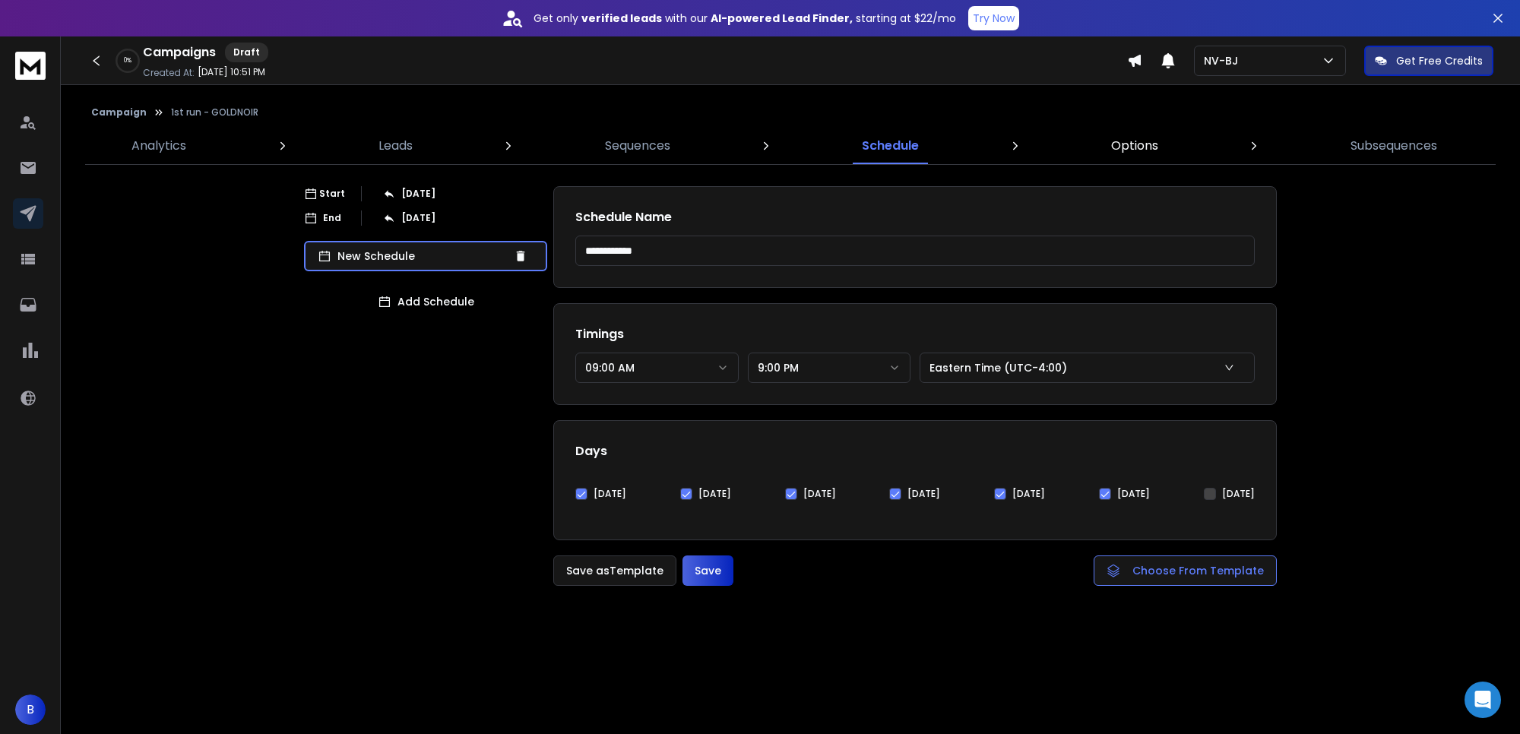
click at [1119, 142] on p "Options" at bounding box center [1134, 146] width 47 height 18
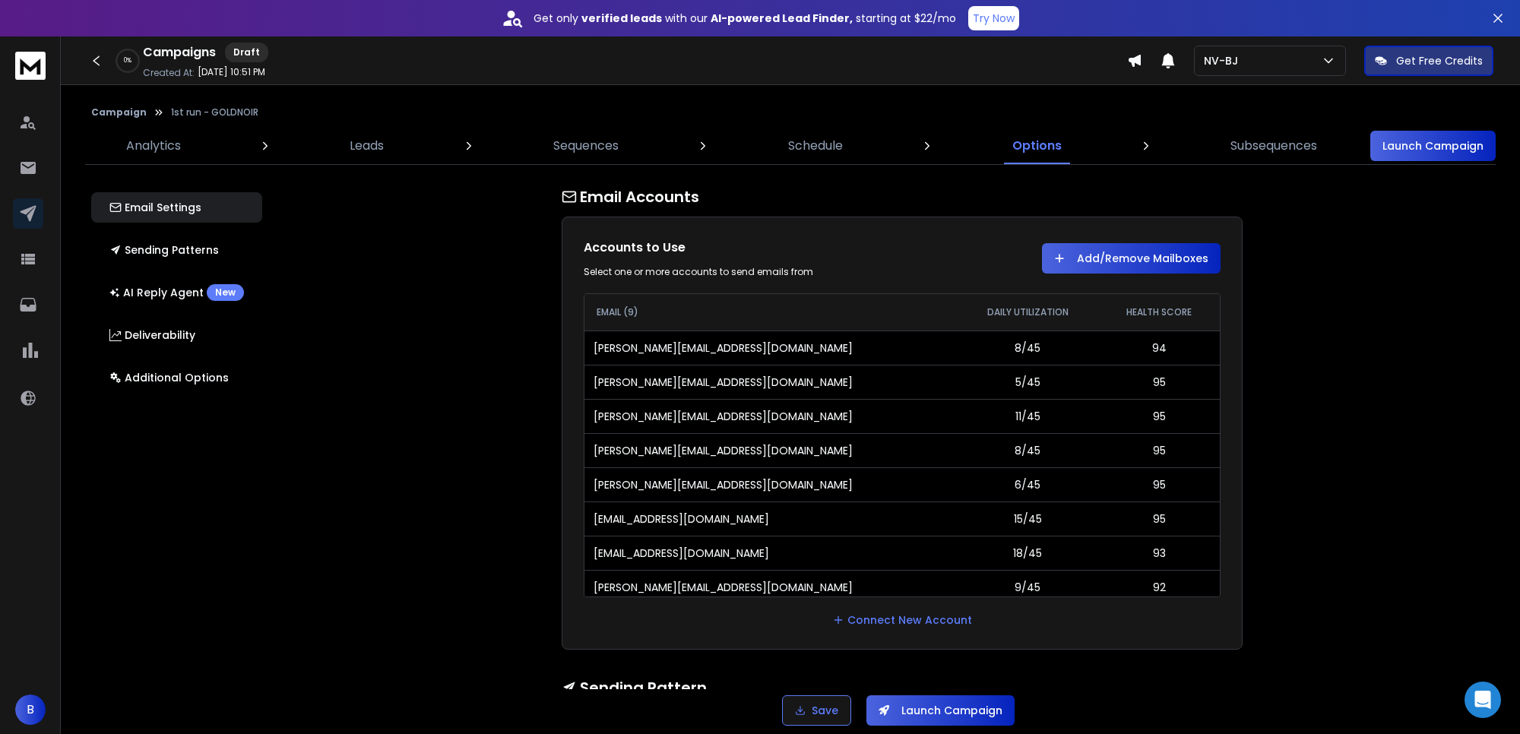
click at [1054, 255] on icon "button" at bounding box center [1059, 258] width 11 height 11
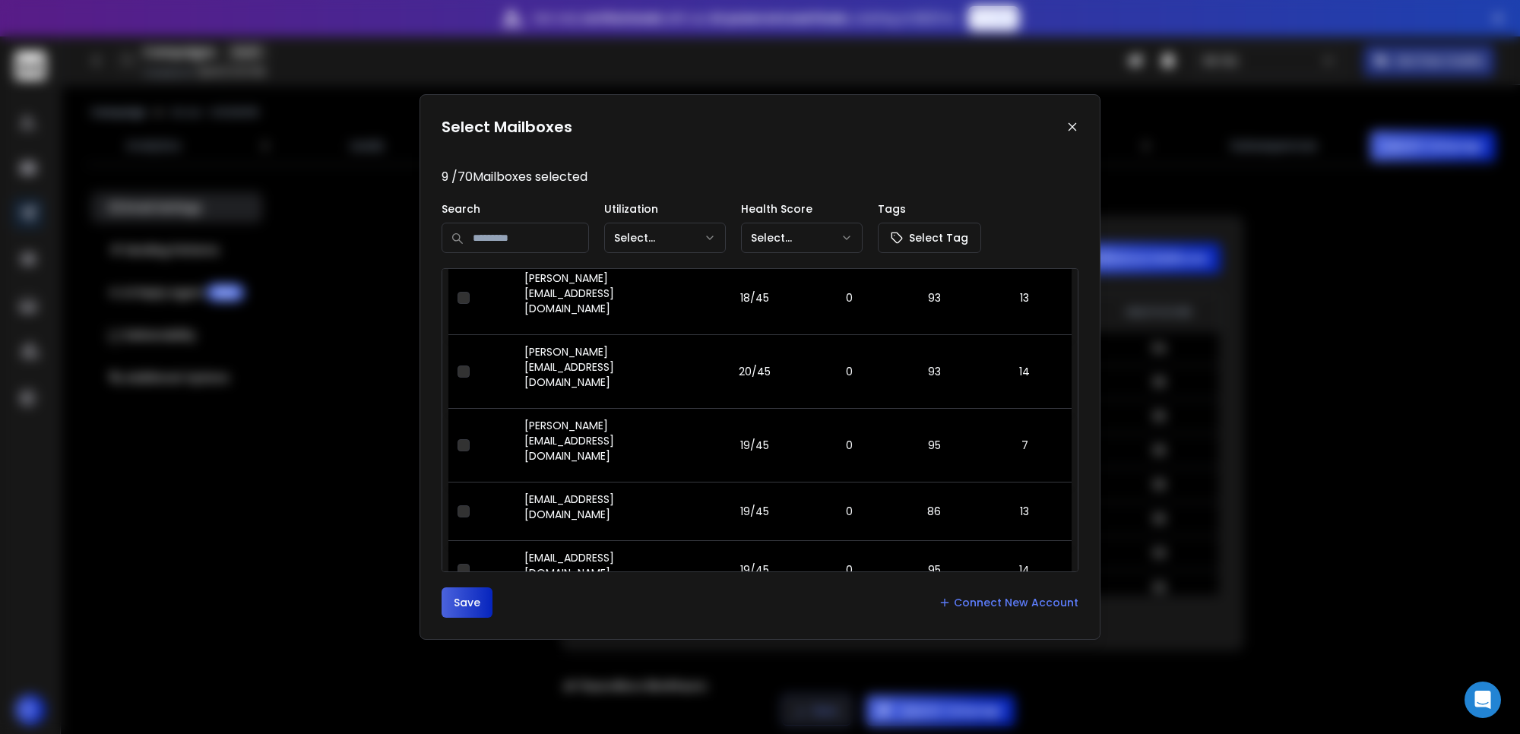
scroll to position [1011, 0]
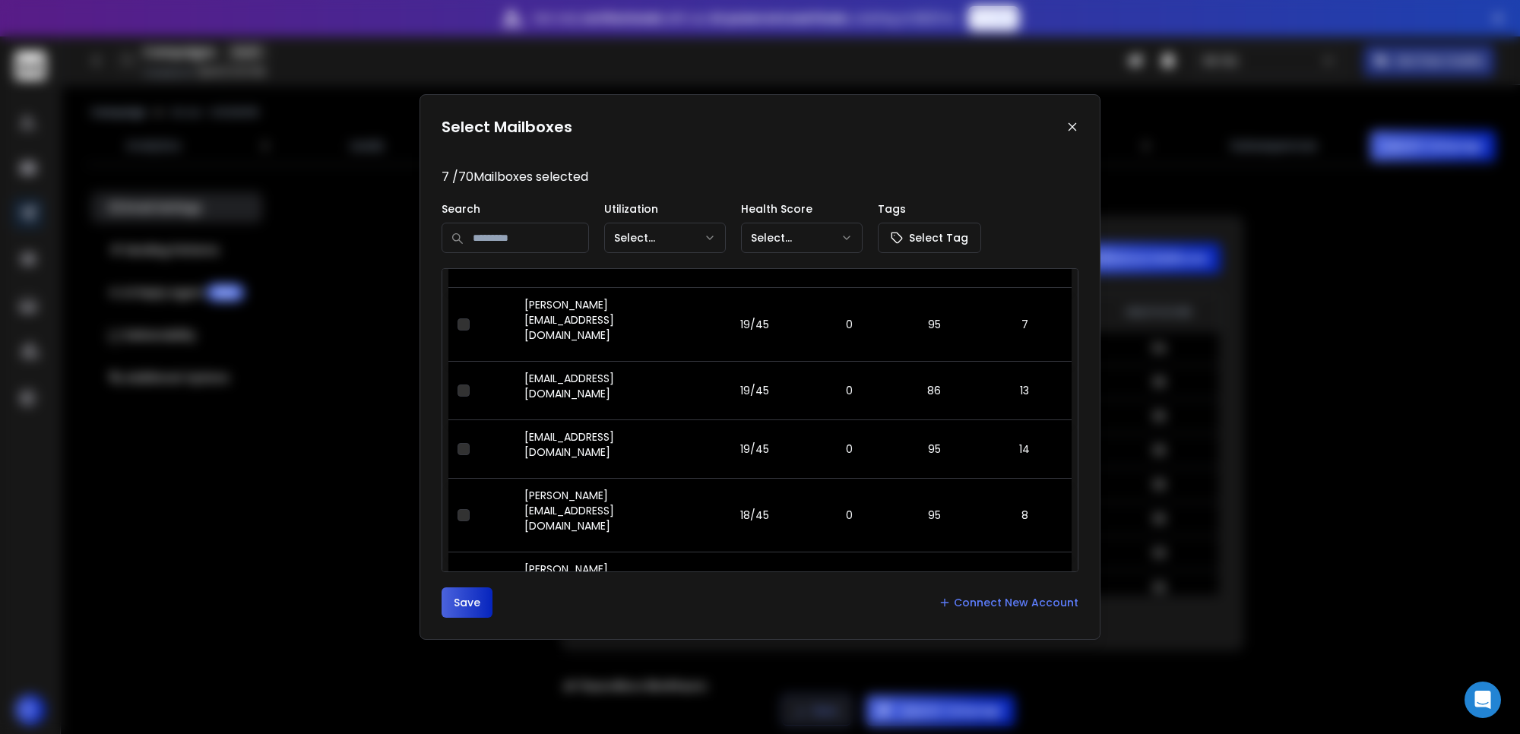
scroll to position [1106, 0]
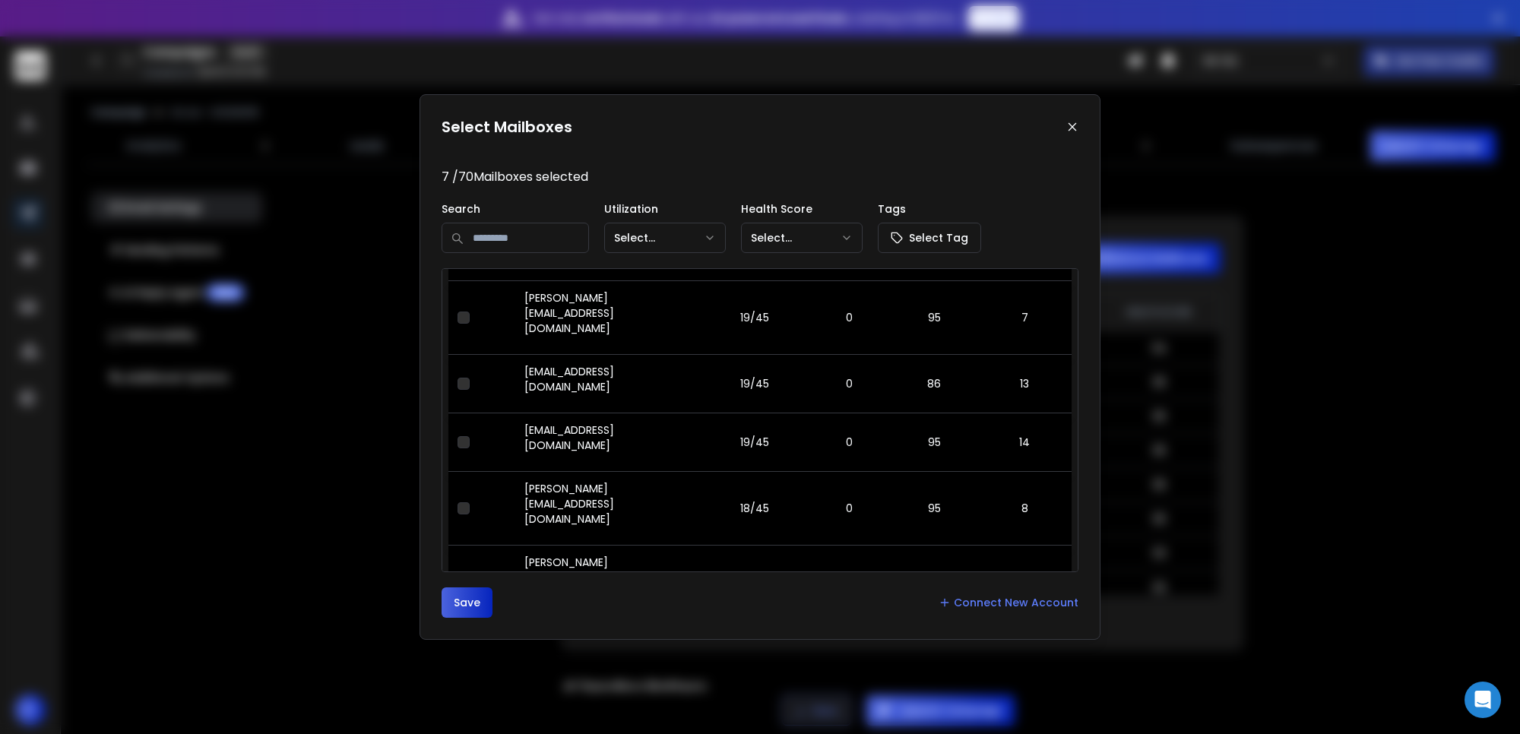
drag, startPoint x: 458, startPoint y: 416, endPoint x: 467, endPoint y: 424, distance: 12.4
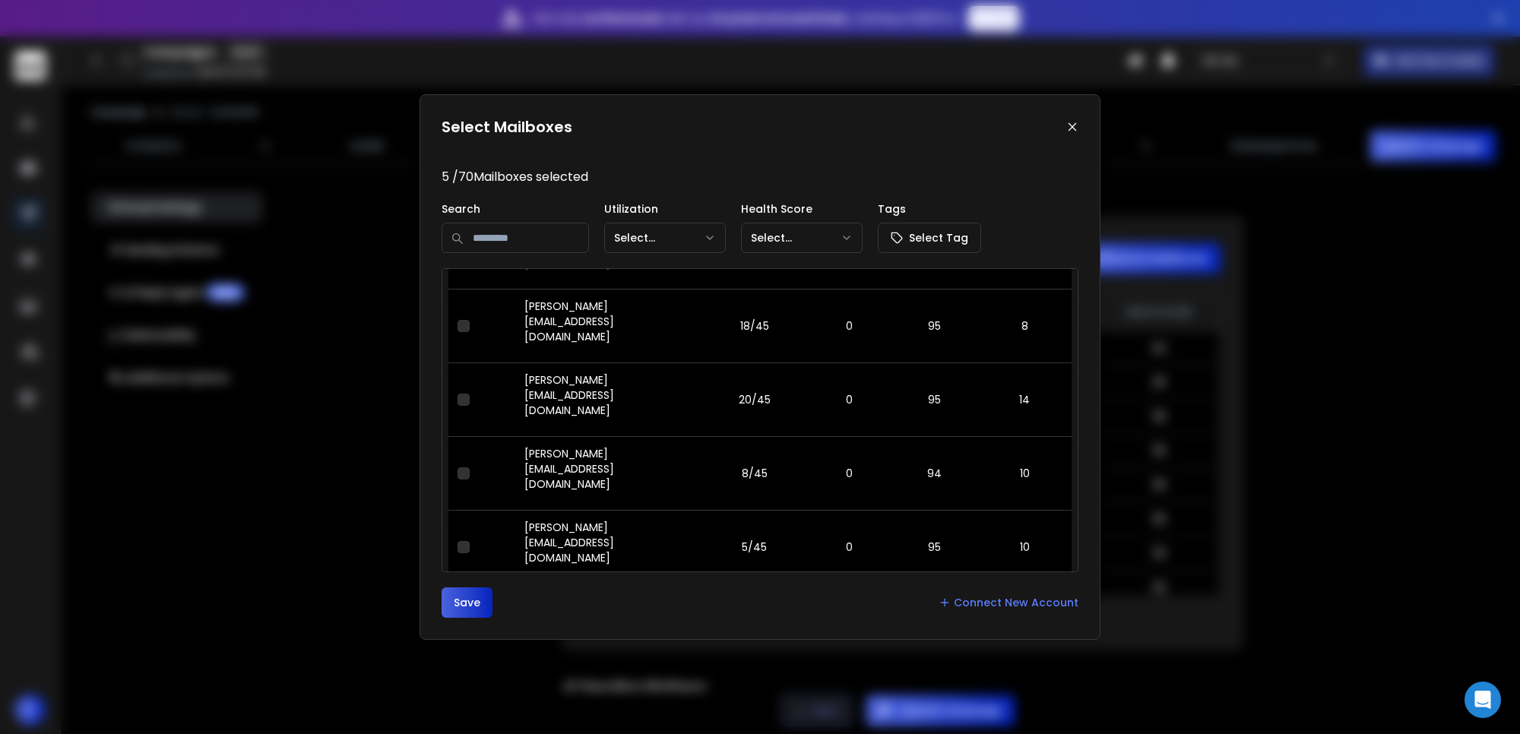
scroll to position [1296, 0]
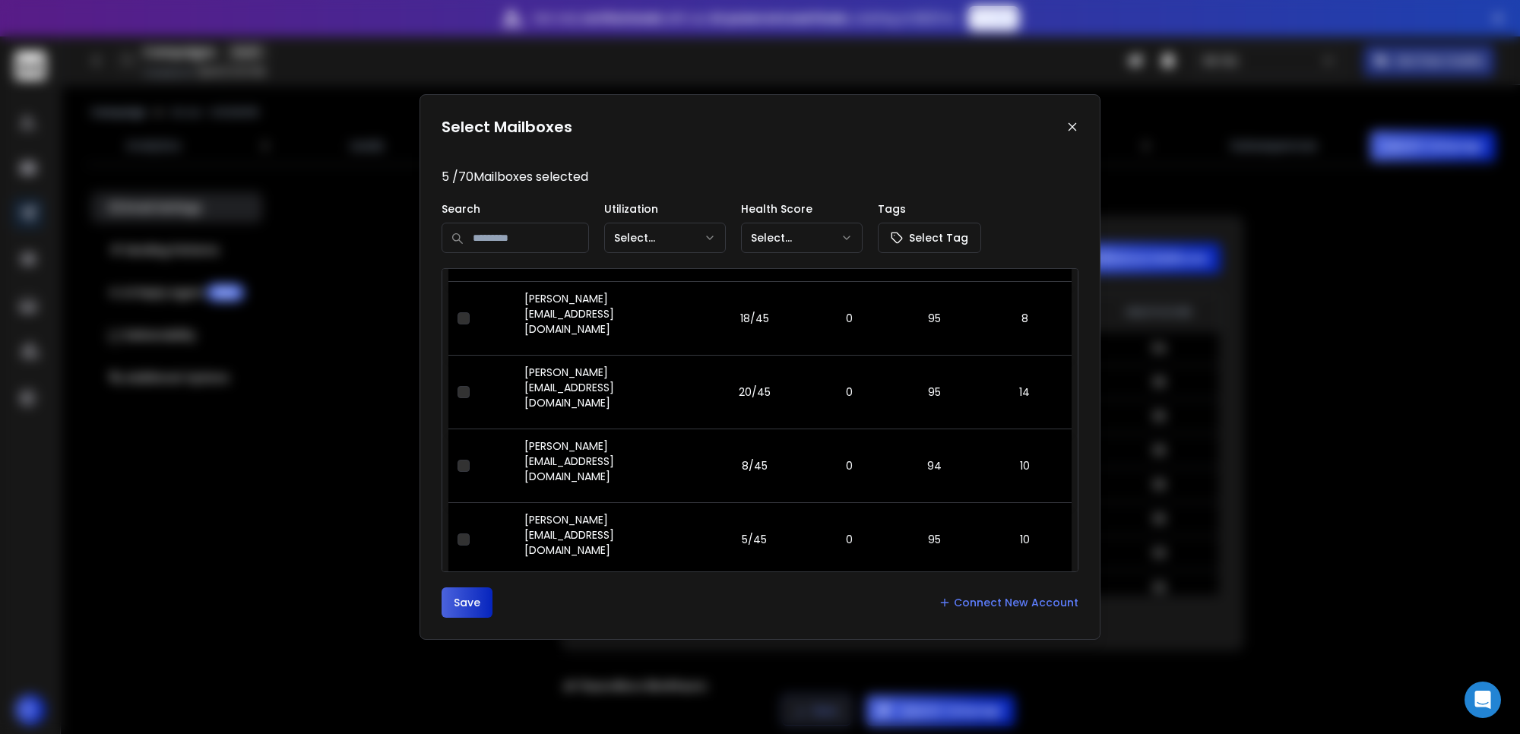
drag, startPoint x: 460, startPoint y: 340, endPoint x: 472, endPoint y: 323, distance: 21.3
drag, startPoint x: 461, startPoint y: 369, endPoint x: 464, endPoint y: 388, distance: 19.1
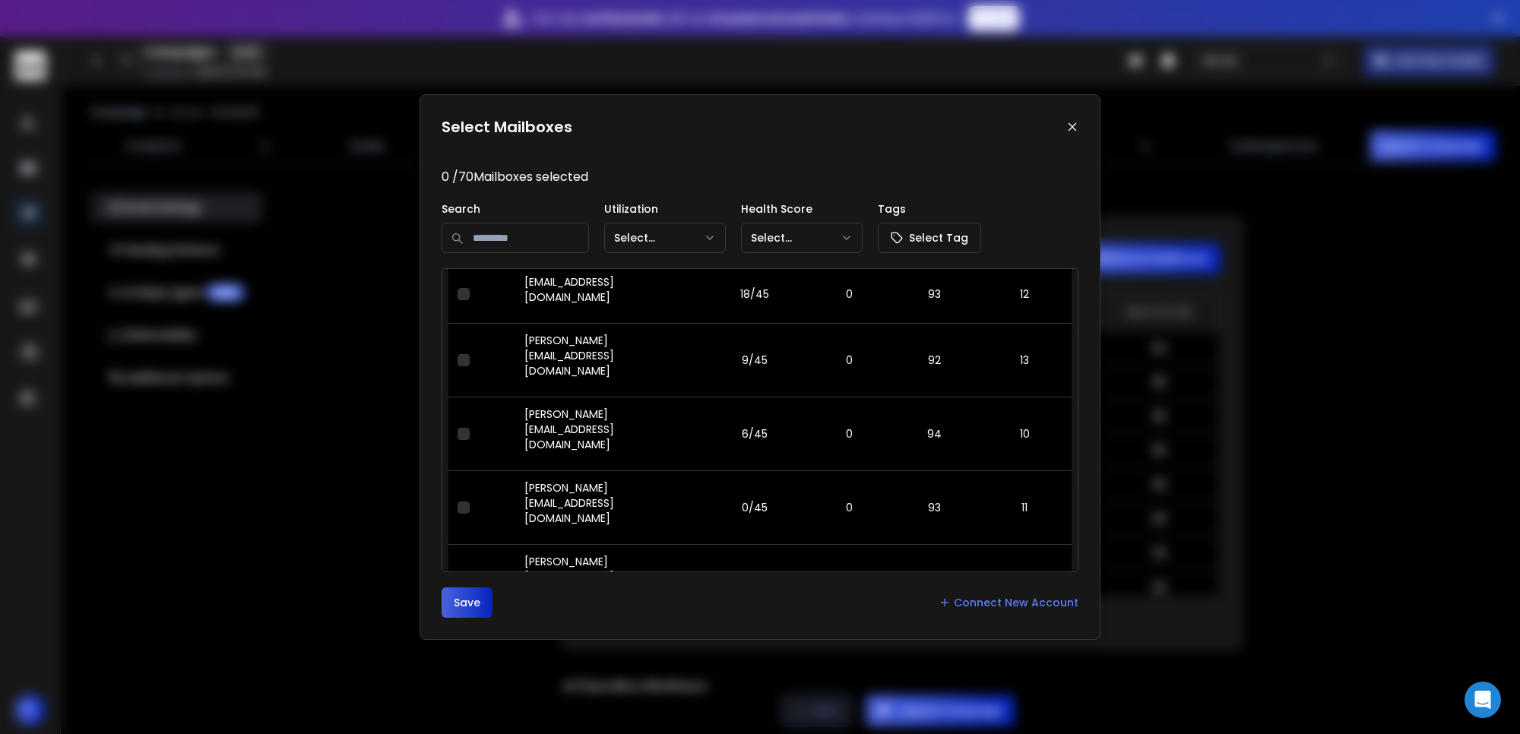
drag, startPoint x: 462, startPoint y: 456, endPoint x: 460, endPoint y: 464, distance: 7.9
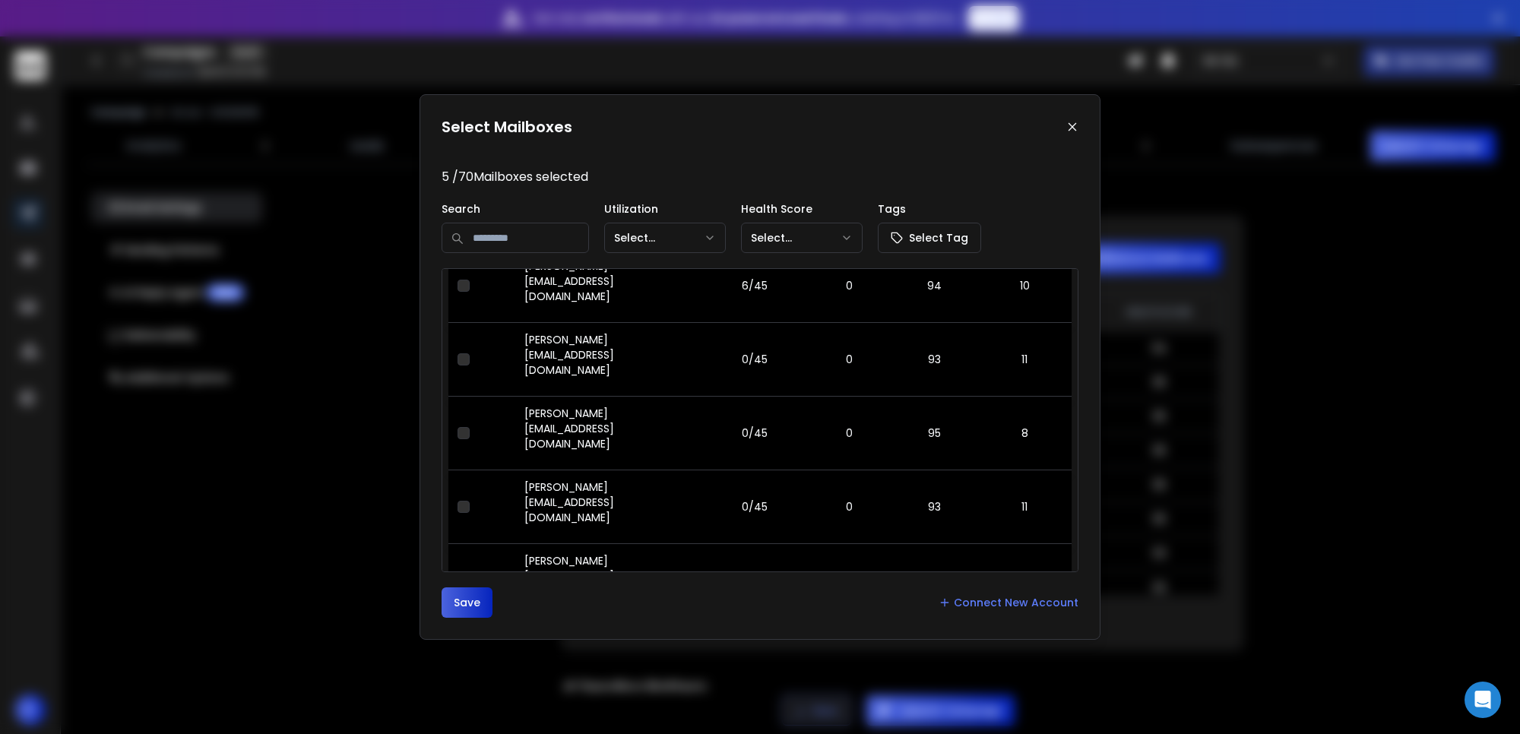
scroll to position [2151, 0]
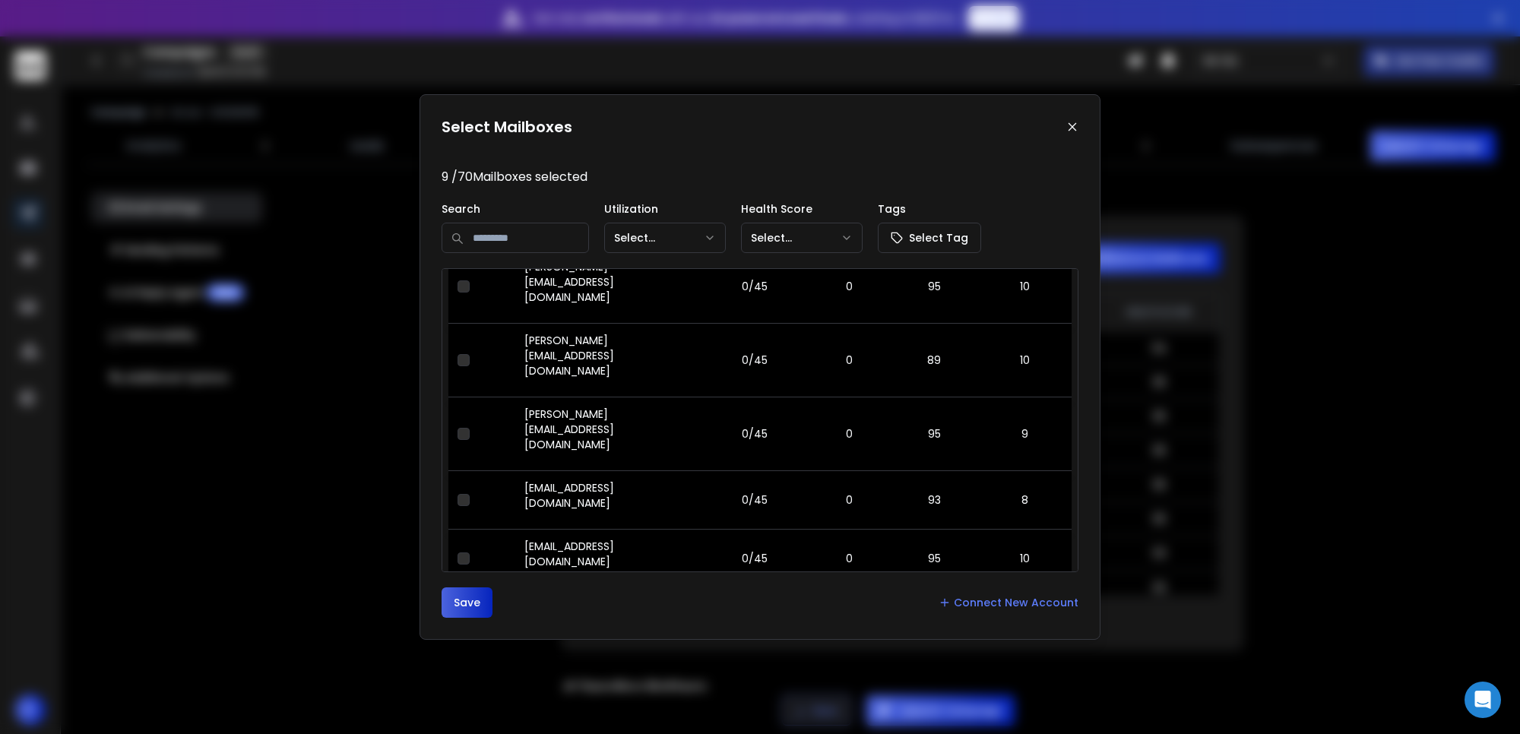
scroll to position [2436, 0]
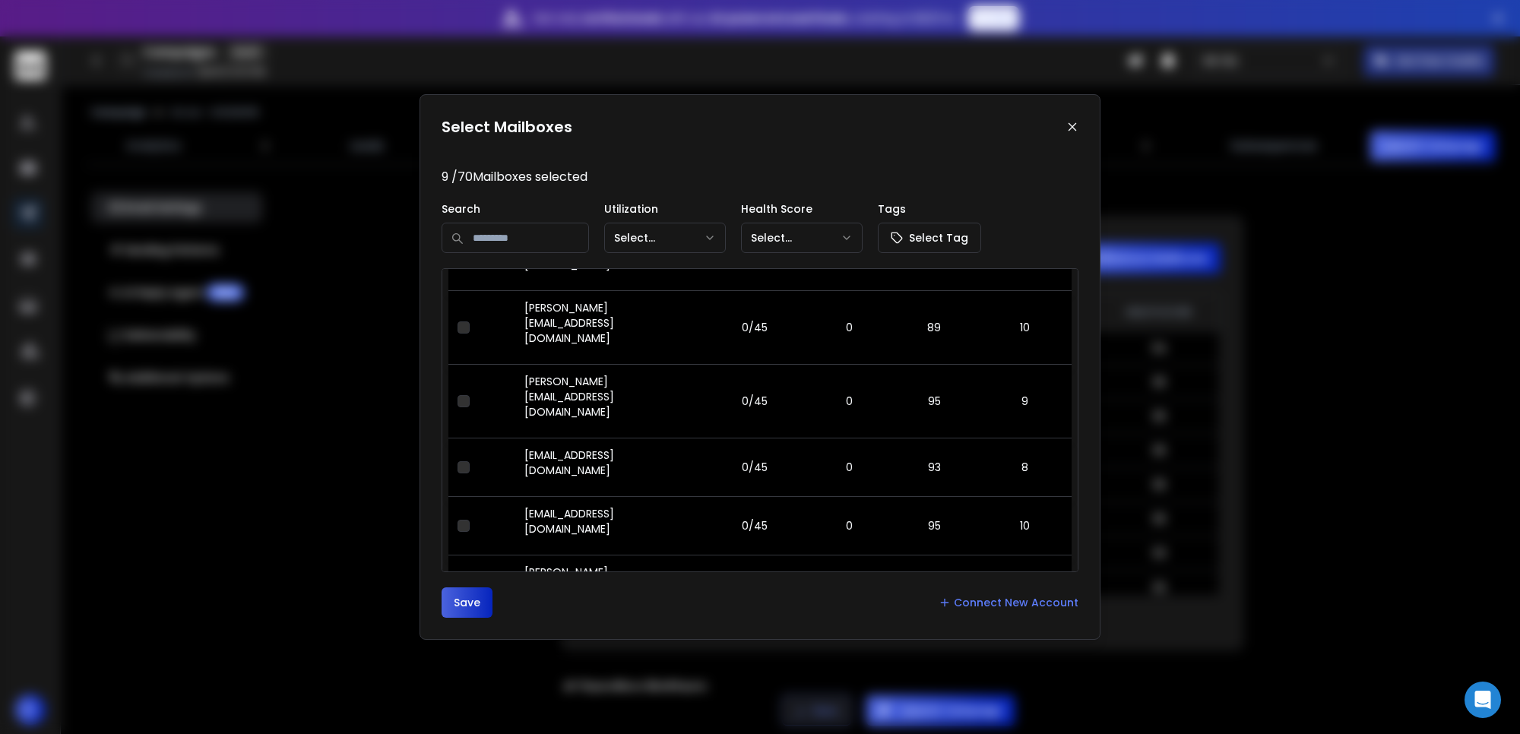
click at [481, 601] on button "Save" at bounding box center [467, 602] width 51 height 30
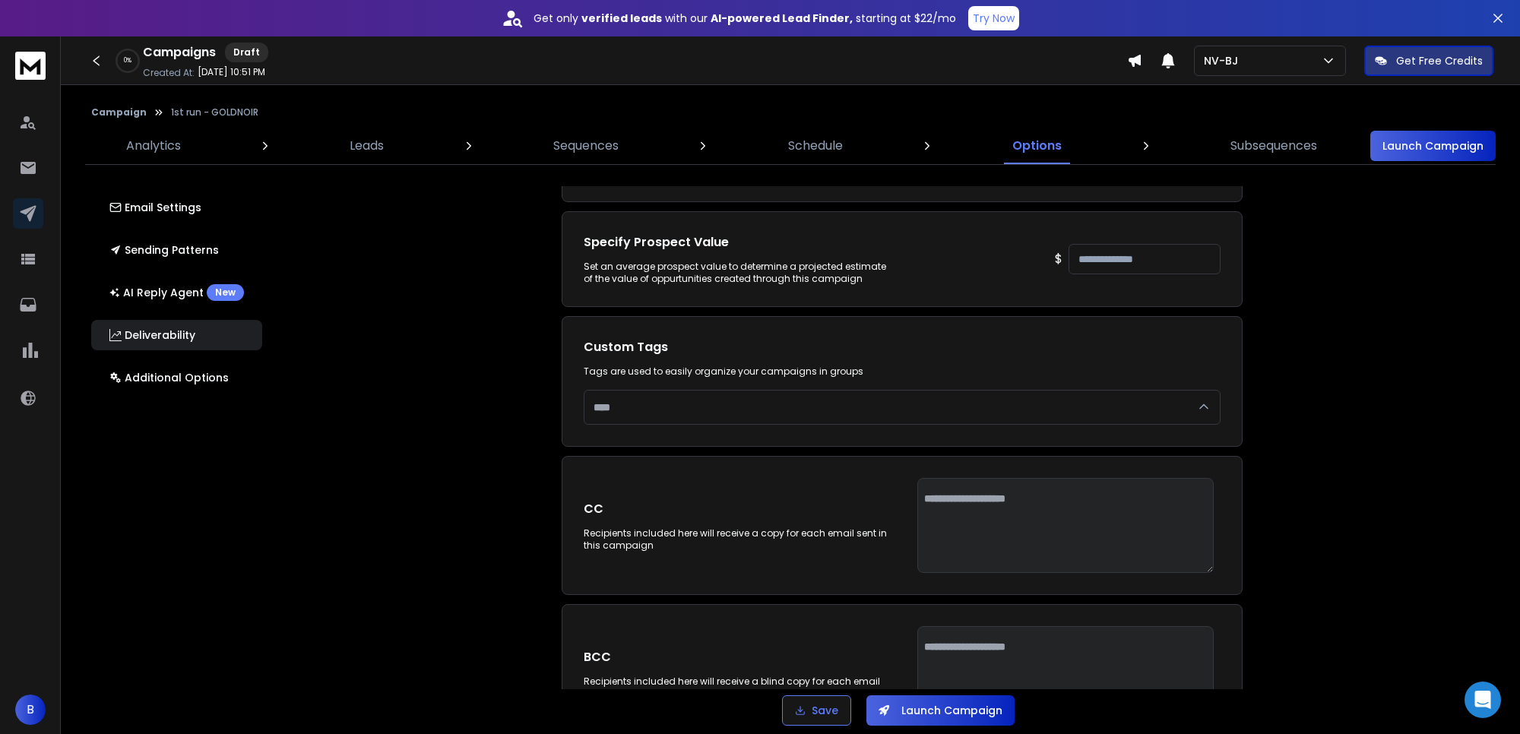
scroll to position [2911, 0]
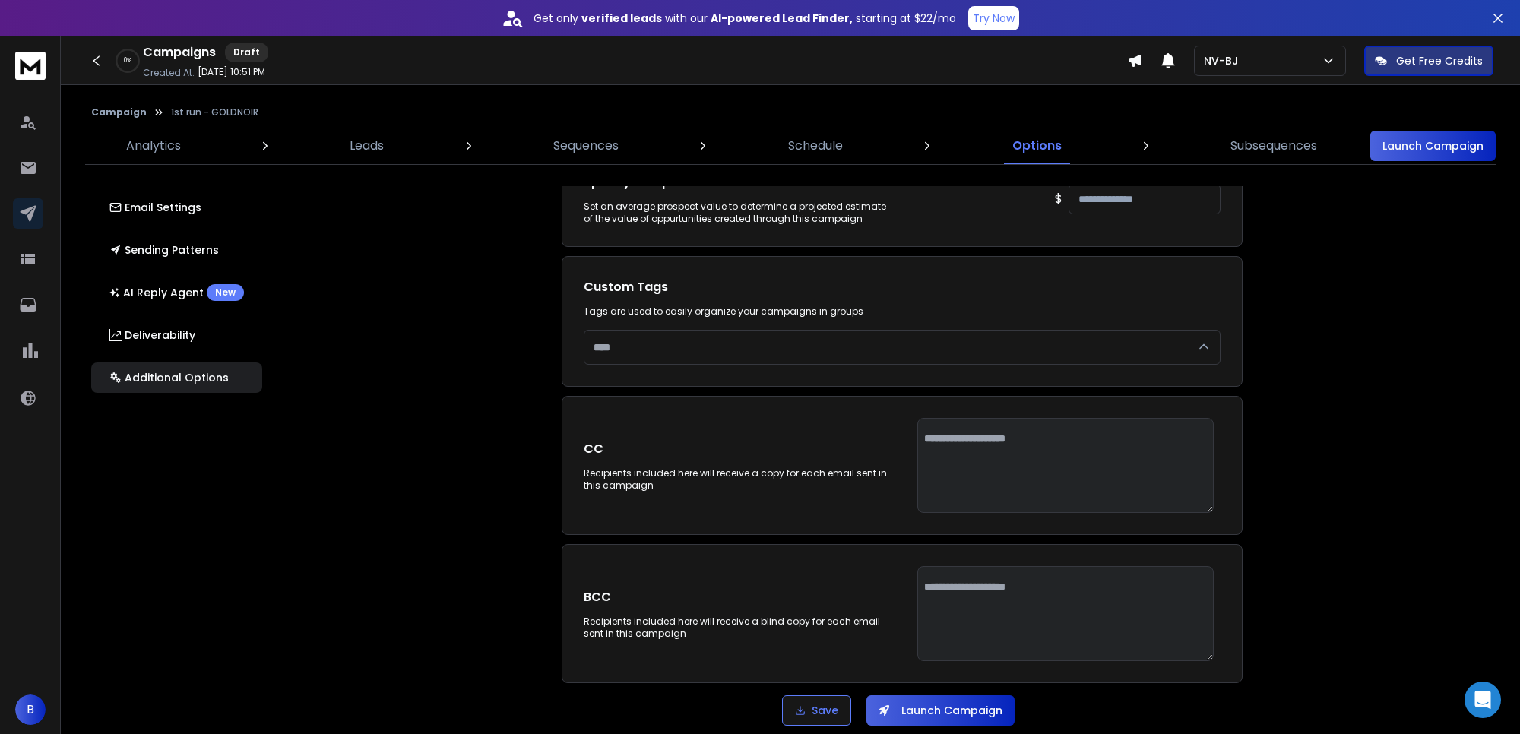
click at [812, 704] on button "Save" at bounding box center [816, 710] width 69 height 30
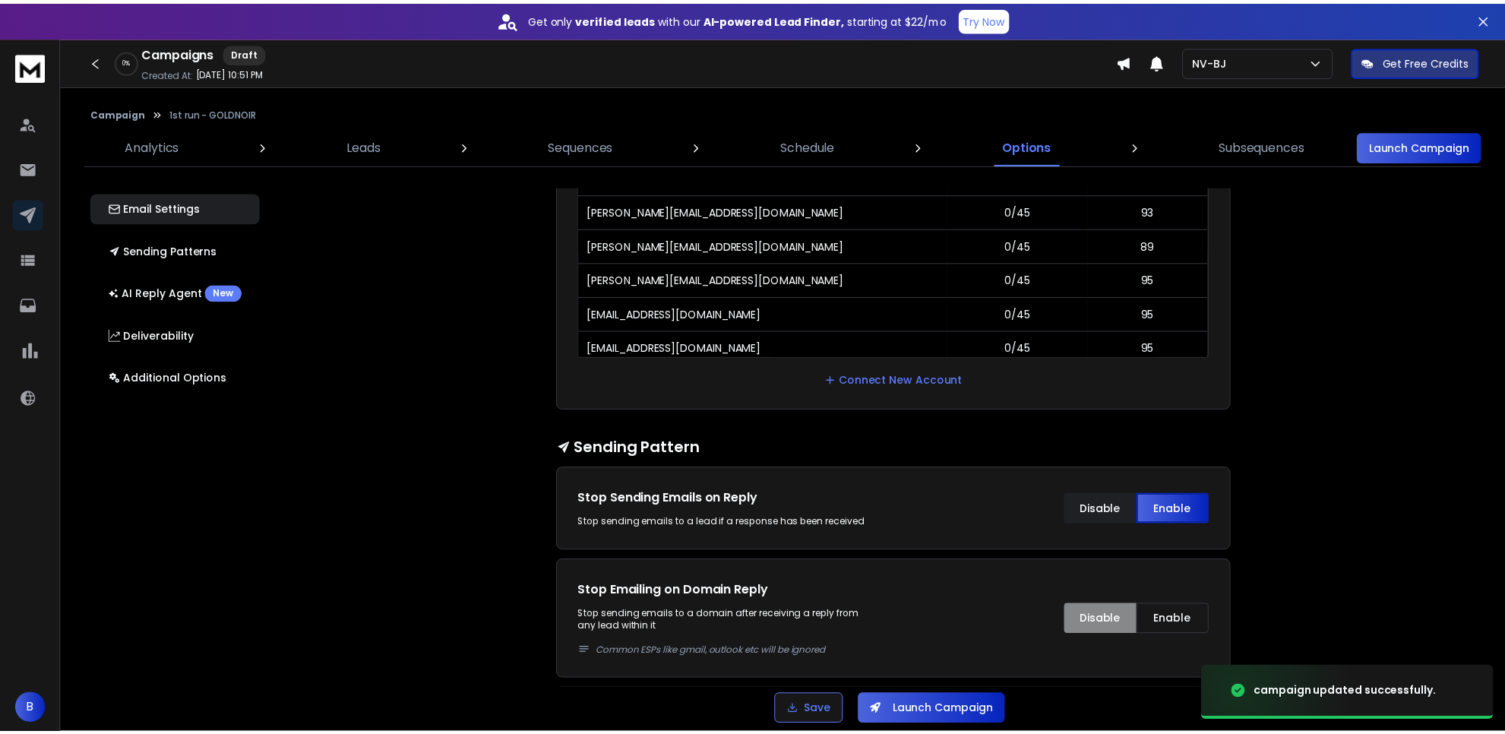
scroll to position [62, 0]
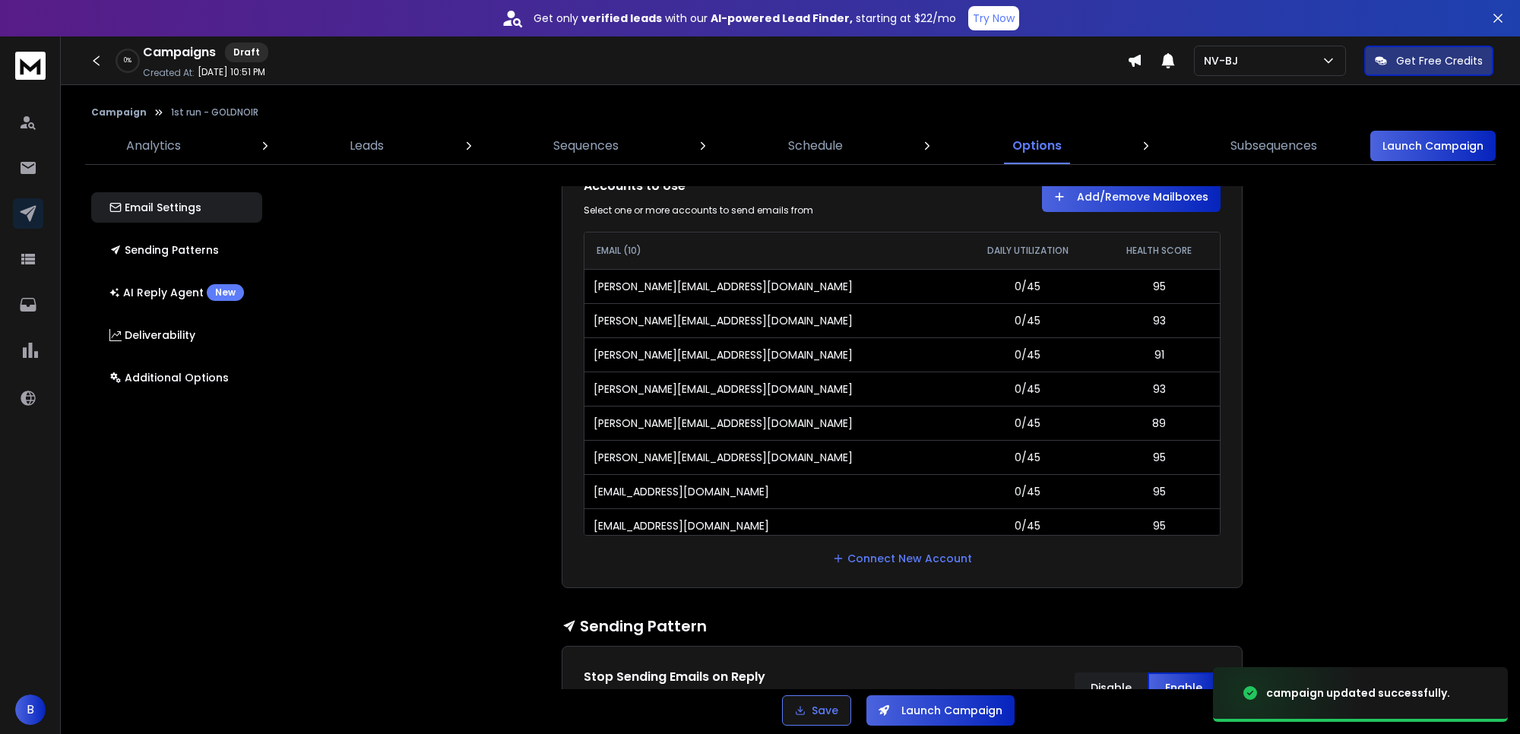
click at [1247, 147] on p "Subsequences" at bounding box center [1273, 146] width 87 height 18
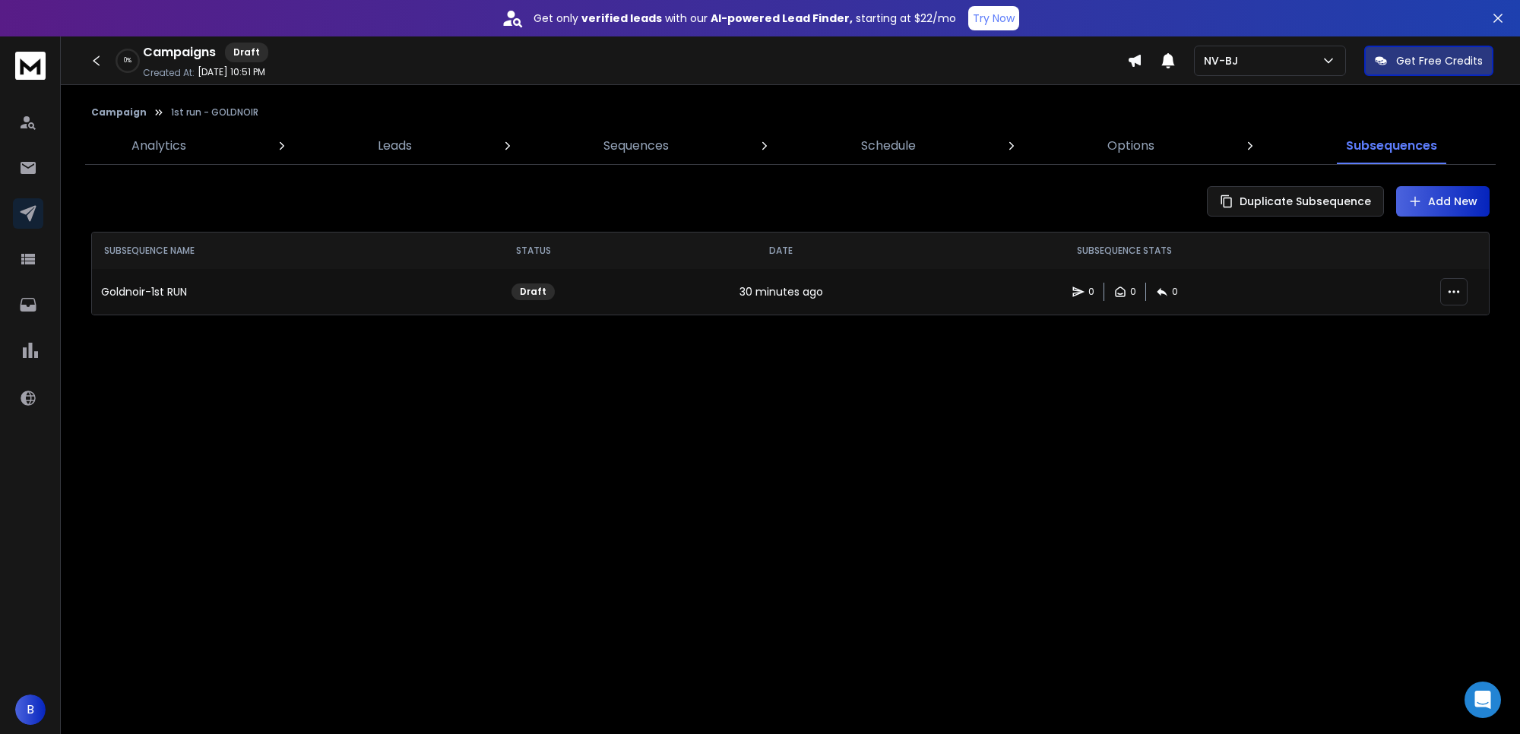
click at [707, 287] on td "30 minutes ago" at bounding box center [781, 292] width 309 height 46
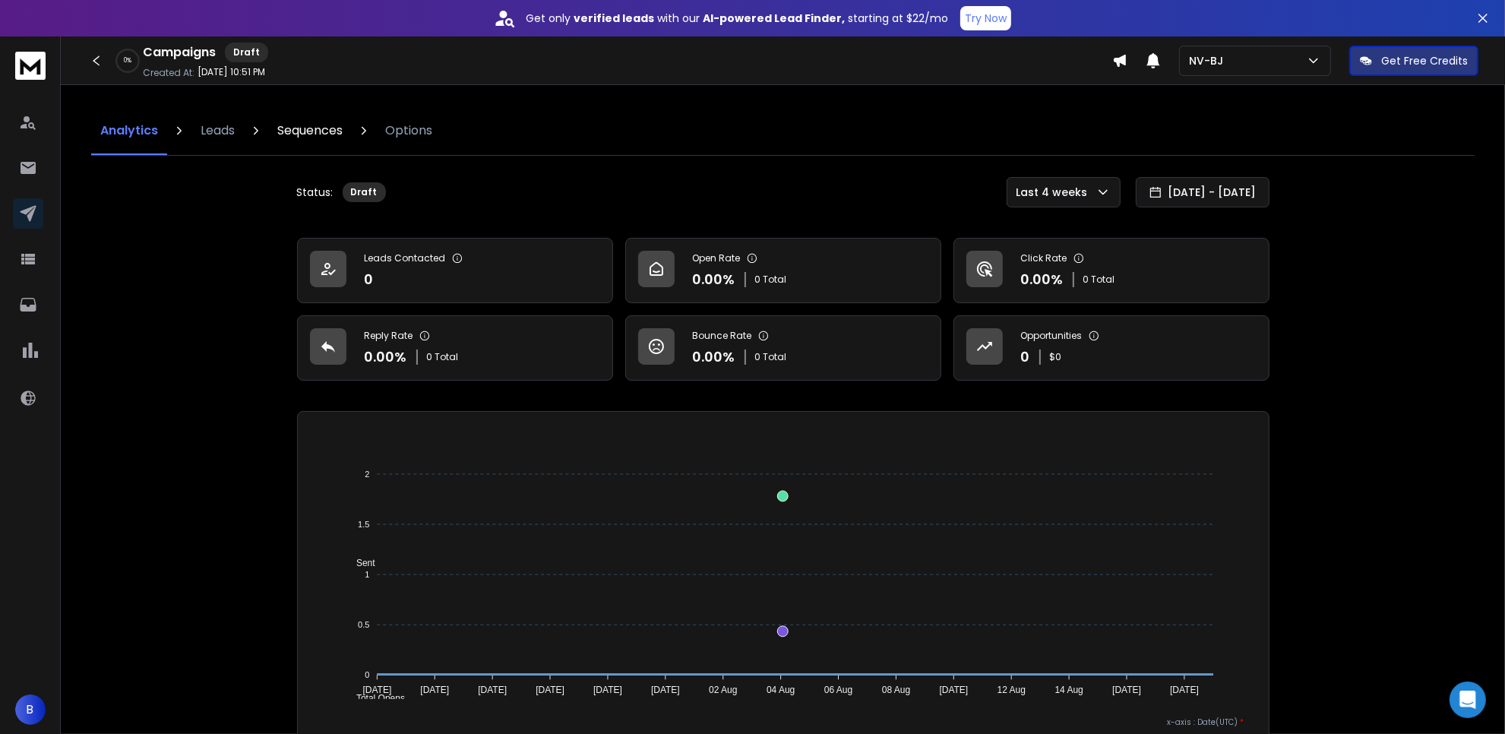
click at [309, 134] on p "Sequences" at bounding box center [309, 131] width 65 height 18
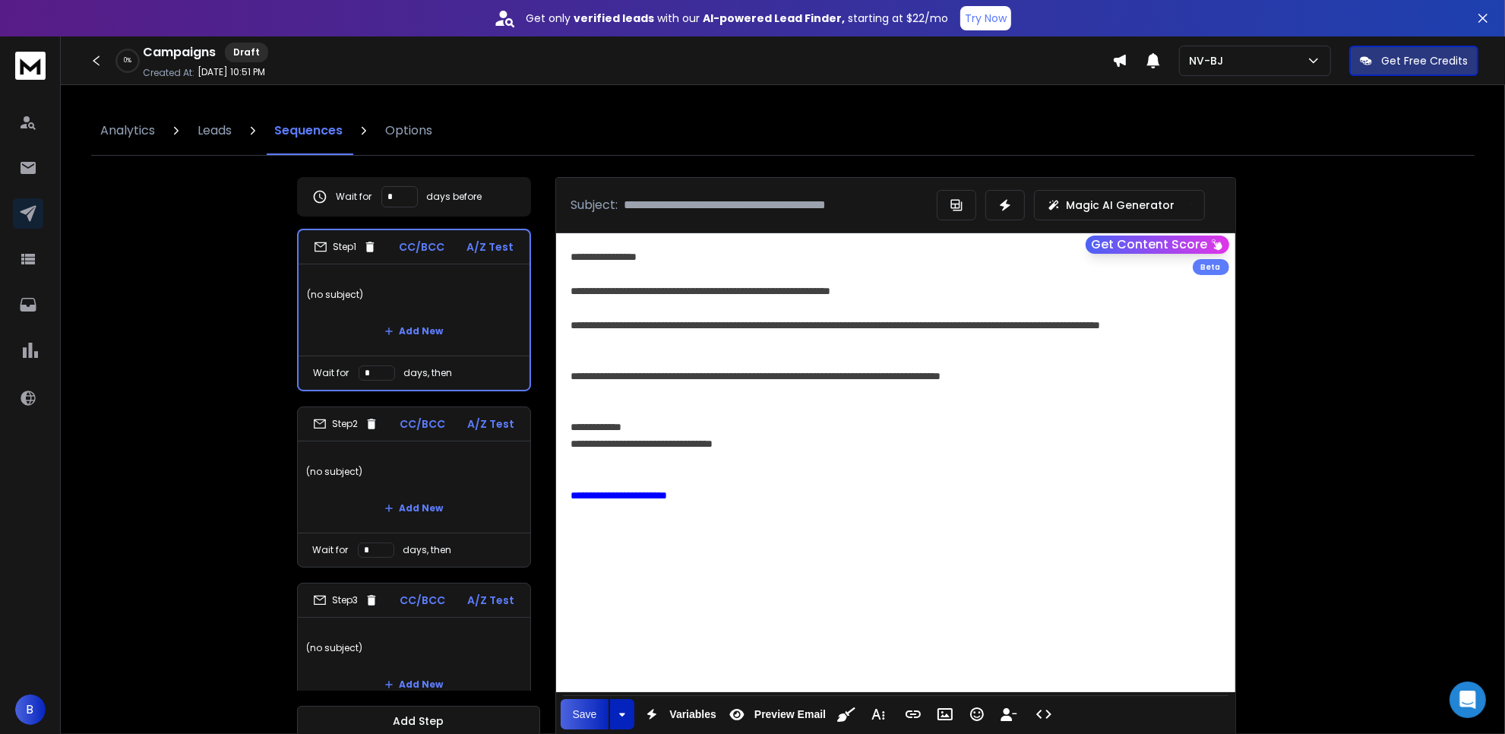
click at [429, 483] on p "(no subject)" at bounding box center [414, 472] width 214 height 43
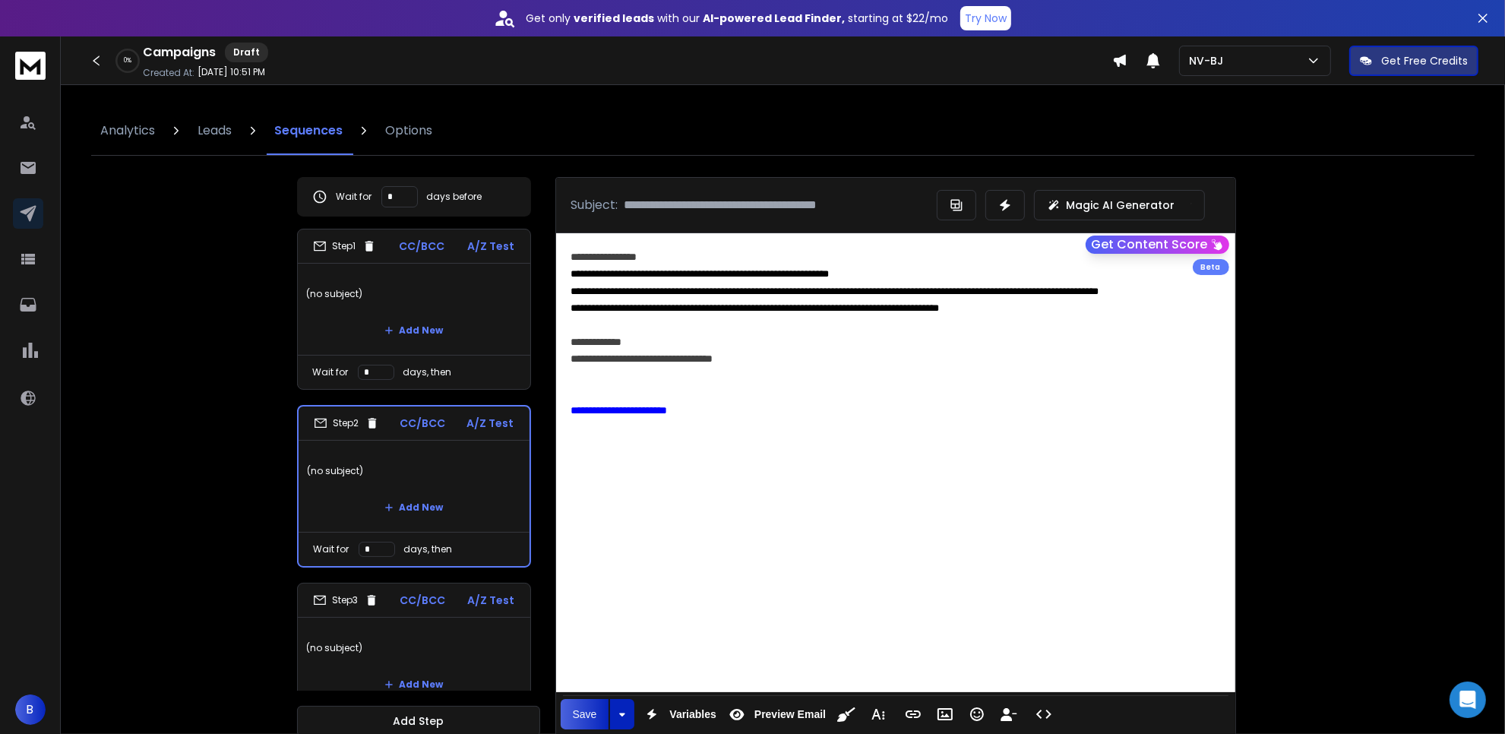
scroll to position [95, 0]
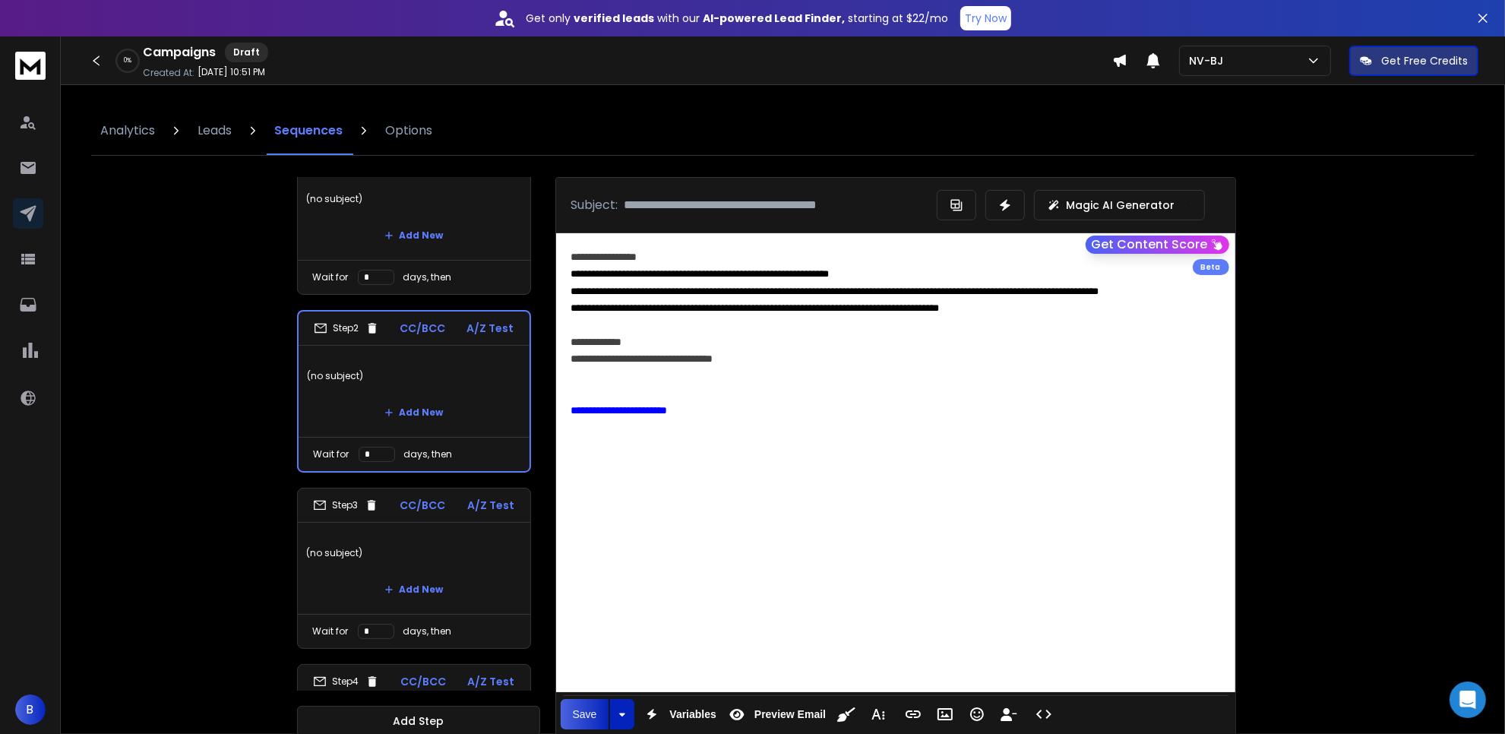
click at [878, 272] on div "**********" at bounding box center [895, 273] width 649 height 17
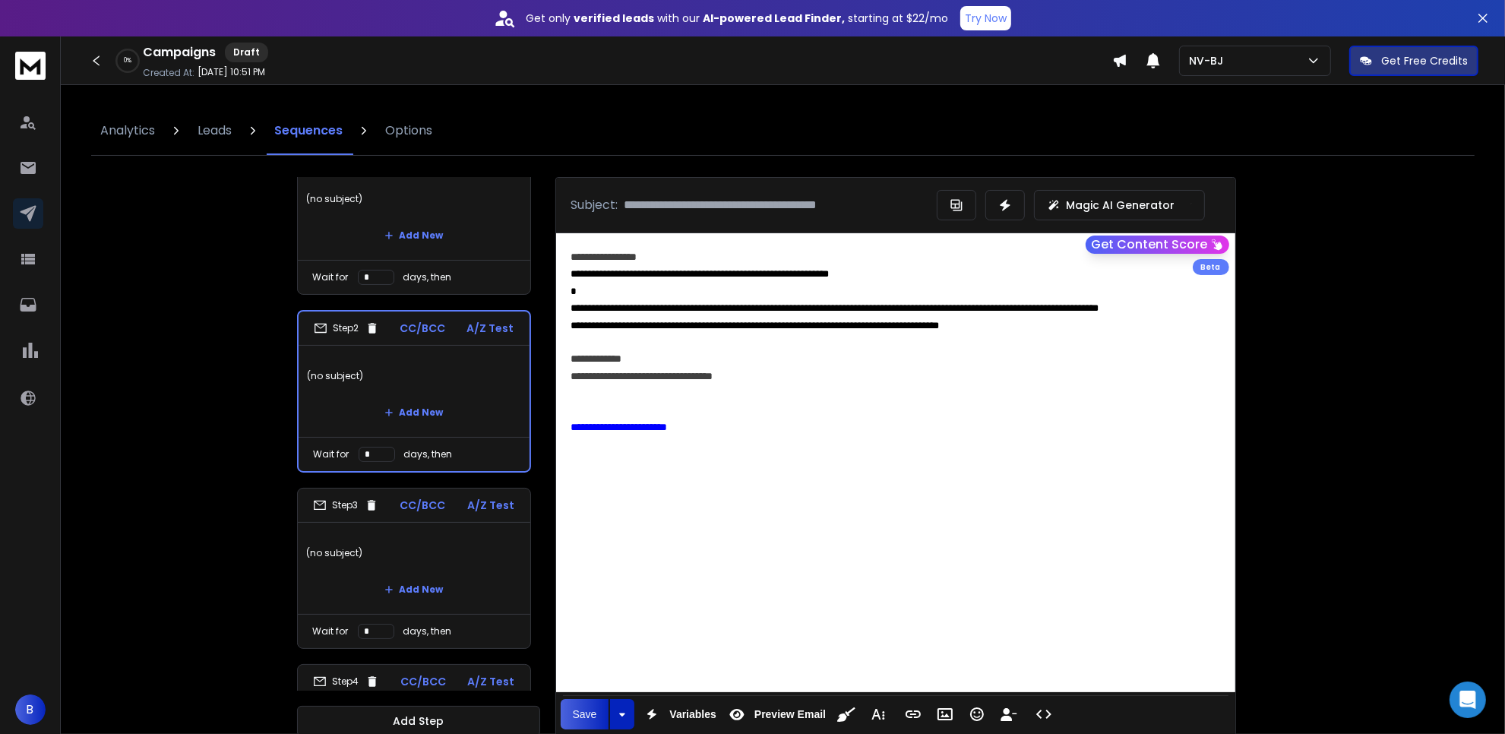
drag, startPoint x: 568, startPoint y: 321, endPoint x: 602, endPoint y: 329, distance: 34.3
click at [568, 321] on div "**********" at bounding box center [895, 453] width 679 height 441
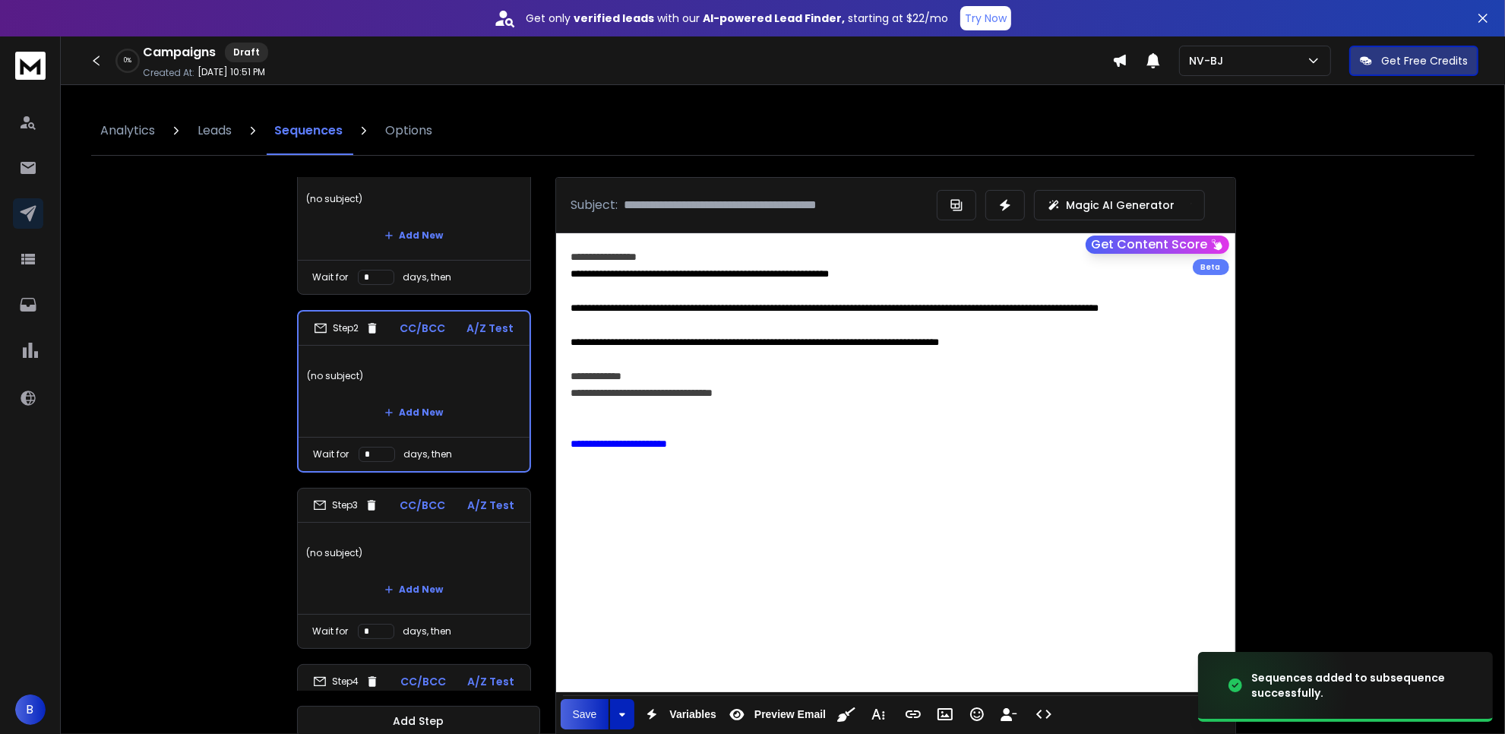
click at [472, 409] on div "Add New" at bounding box center [414, 412] width 213 height 30
click at [397, 555] on p "(no subject)" at bounding box center [414, 553] width 214 height 43
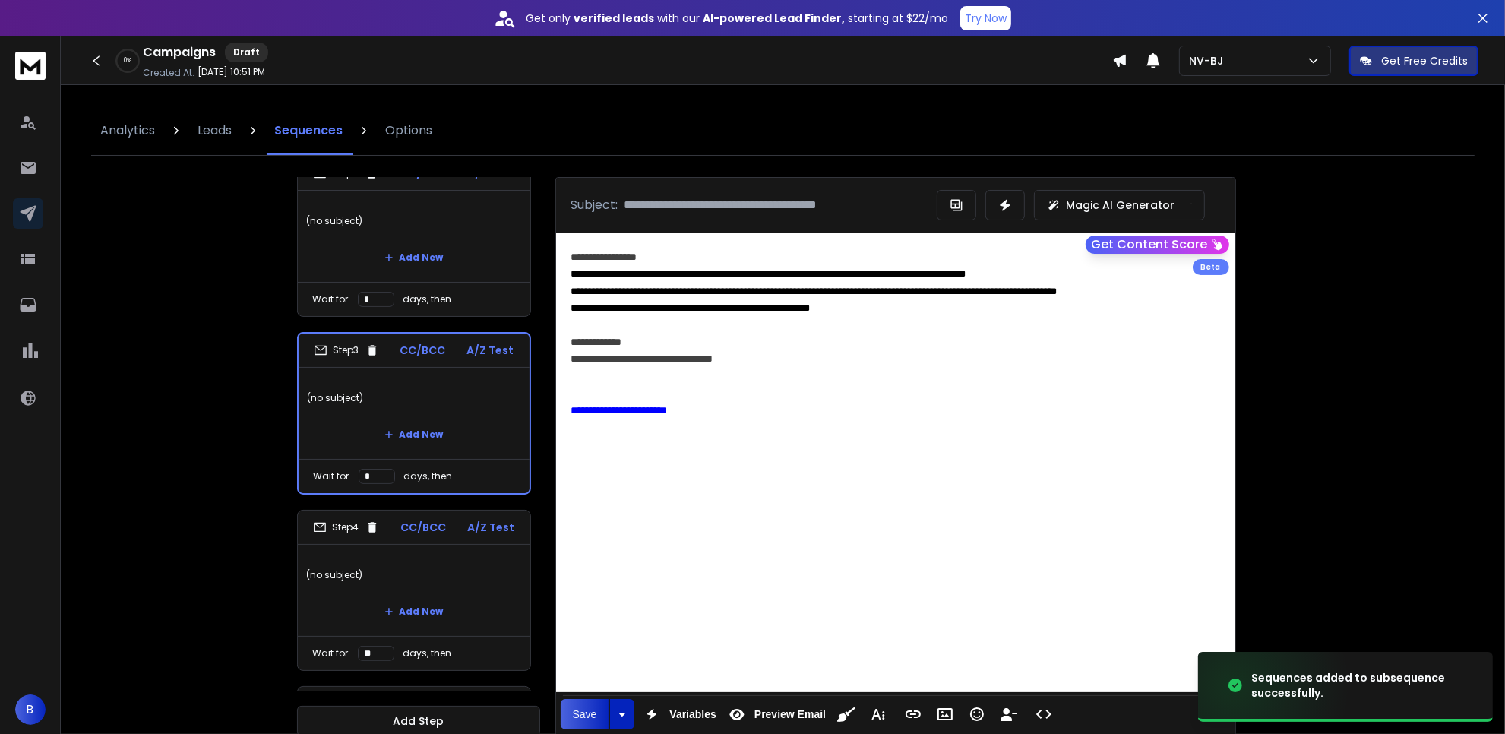
scroll to position [285, 0]
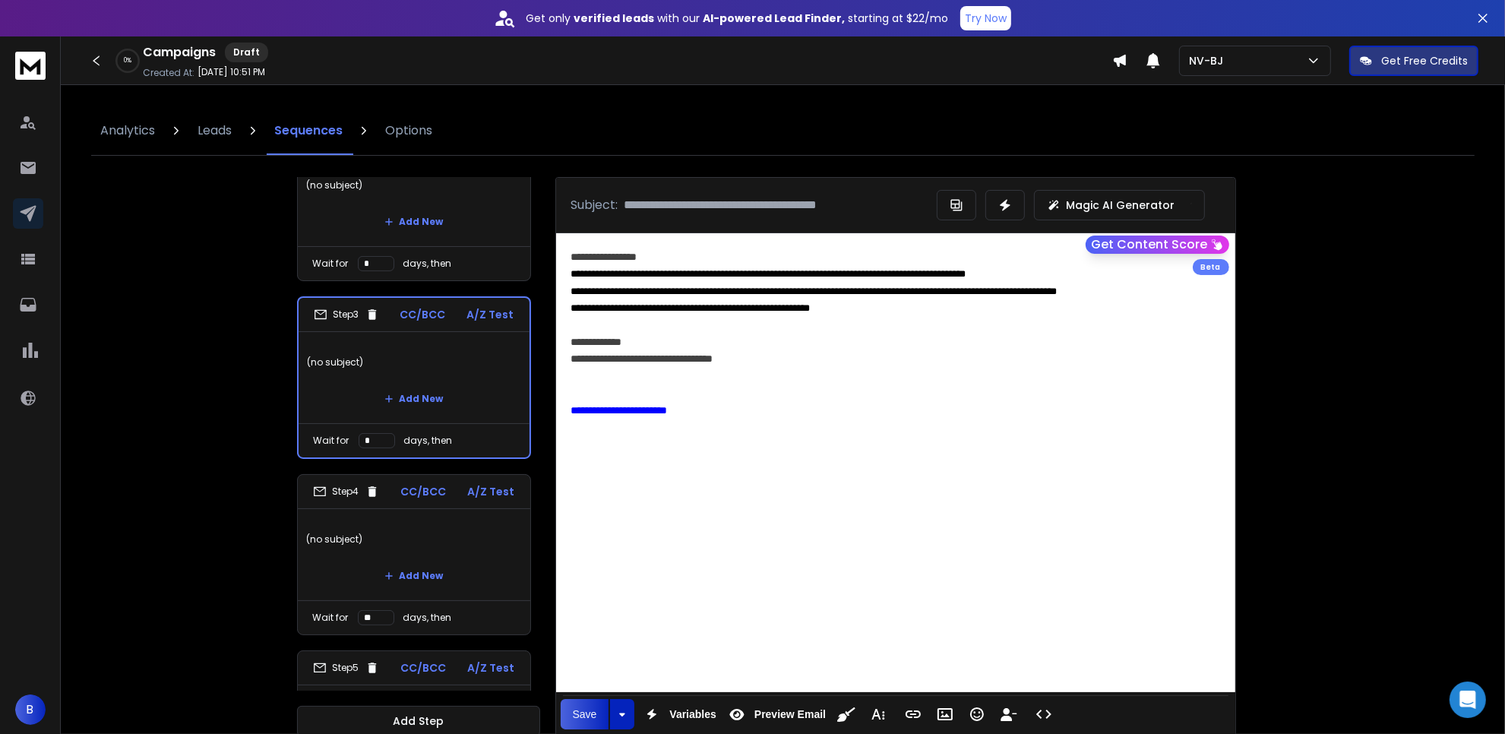
click at [571, 289] on span "**********" at bounding box center [814, 291] width 486 height 10
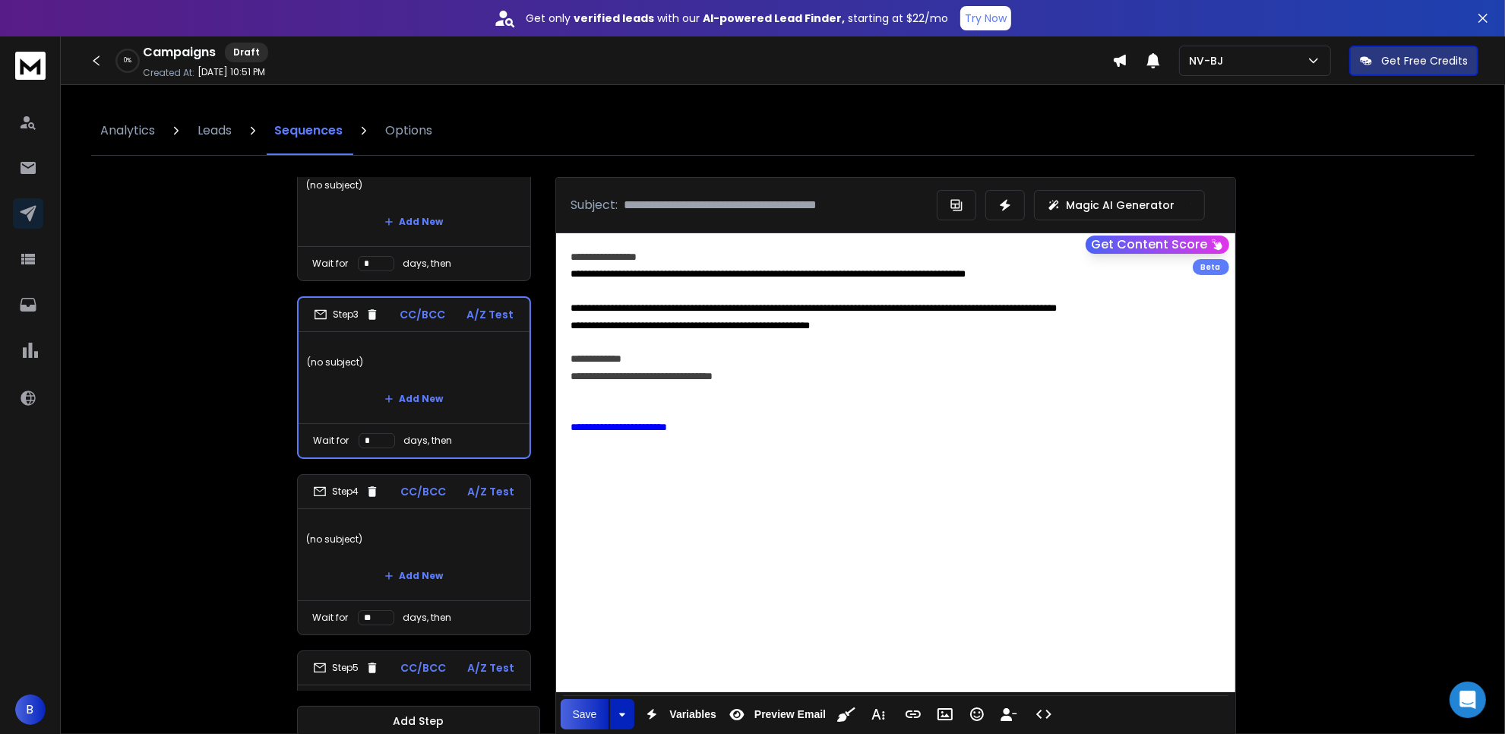
click at [572, 333] on div "**********" at bounding box center [895, 325] width 649 height 17
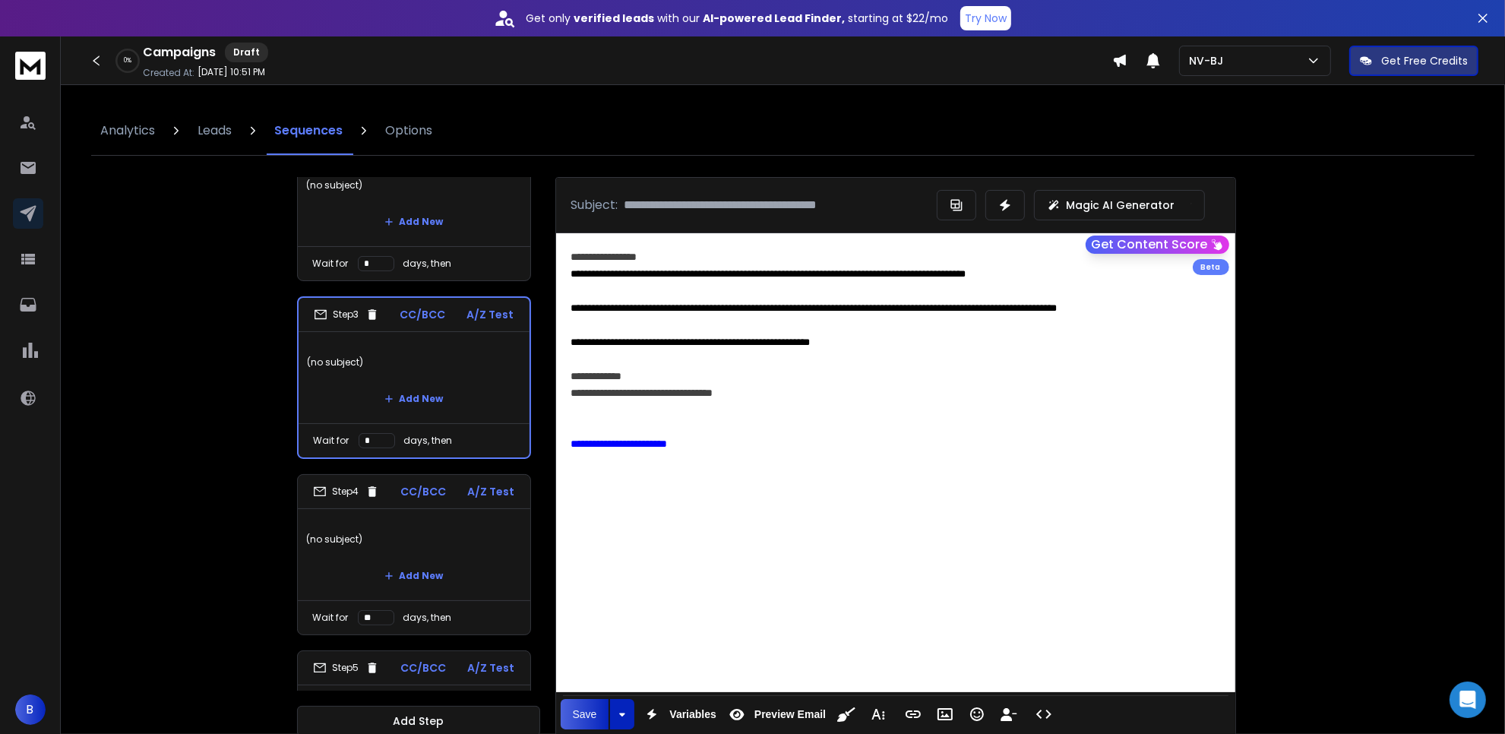
click at [575, 378] on div "**********" at bounding box center [895, 376] width 648 height 17
click at [567, 372] on div "**********" at bounding box center [895, 453] width 679 height 441
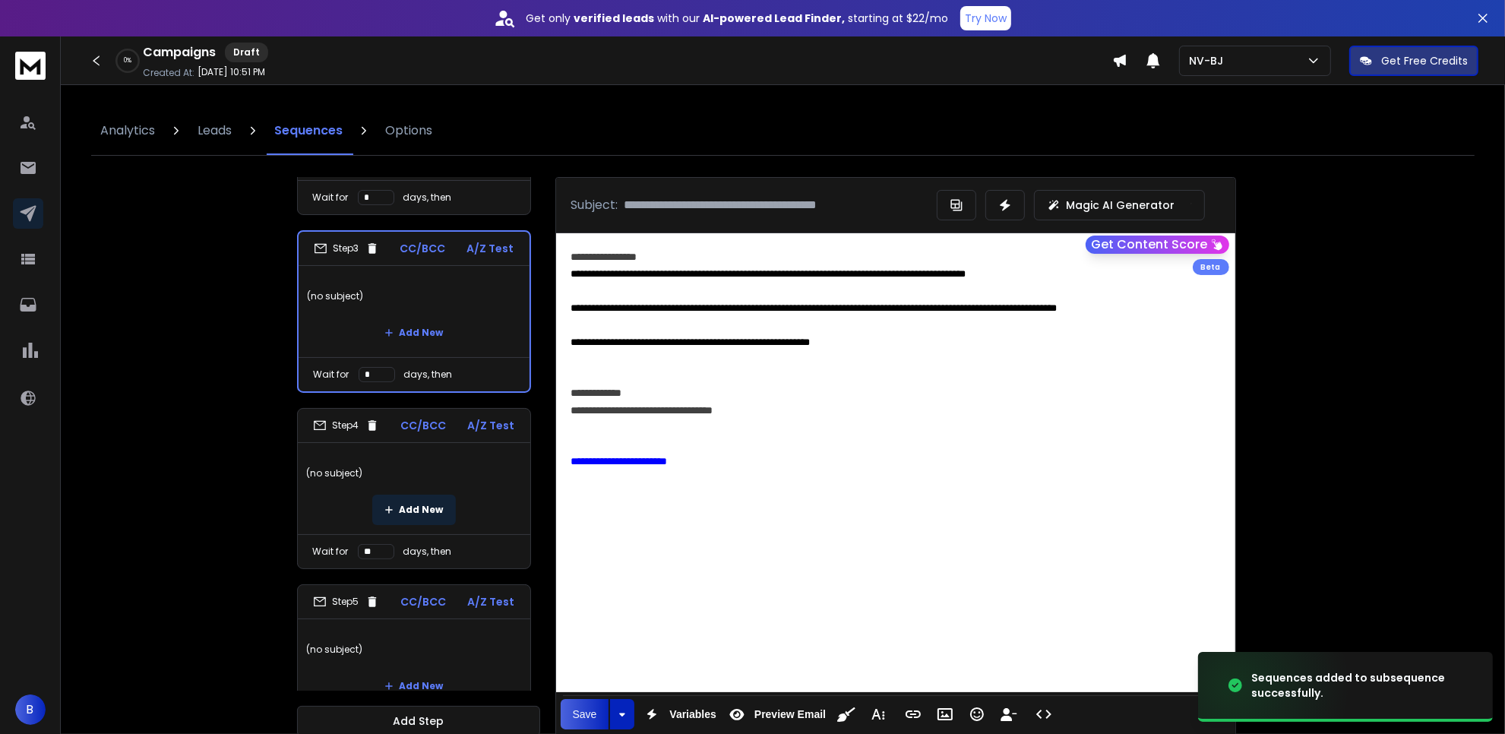
scroll to position [380, 0]
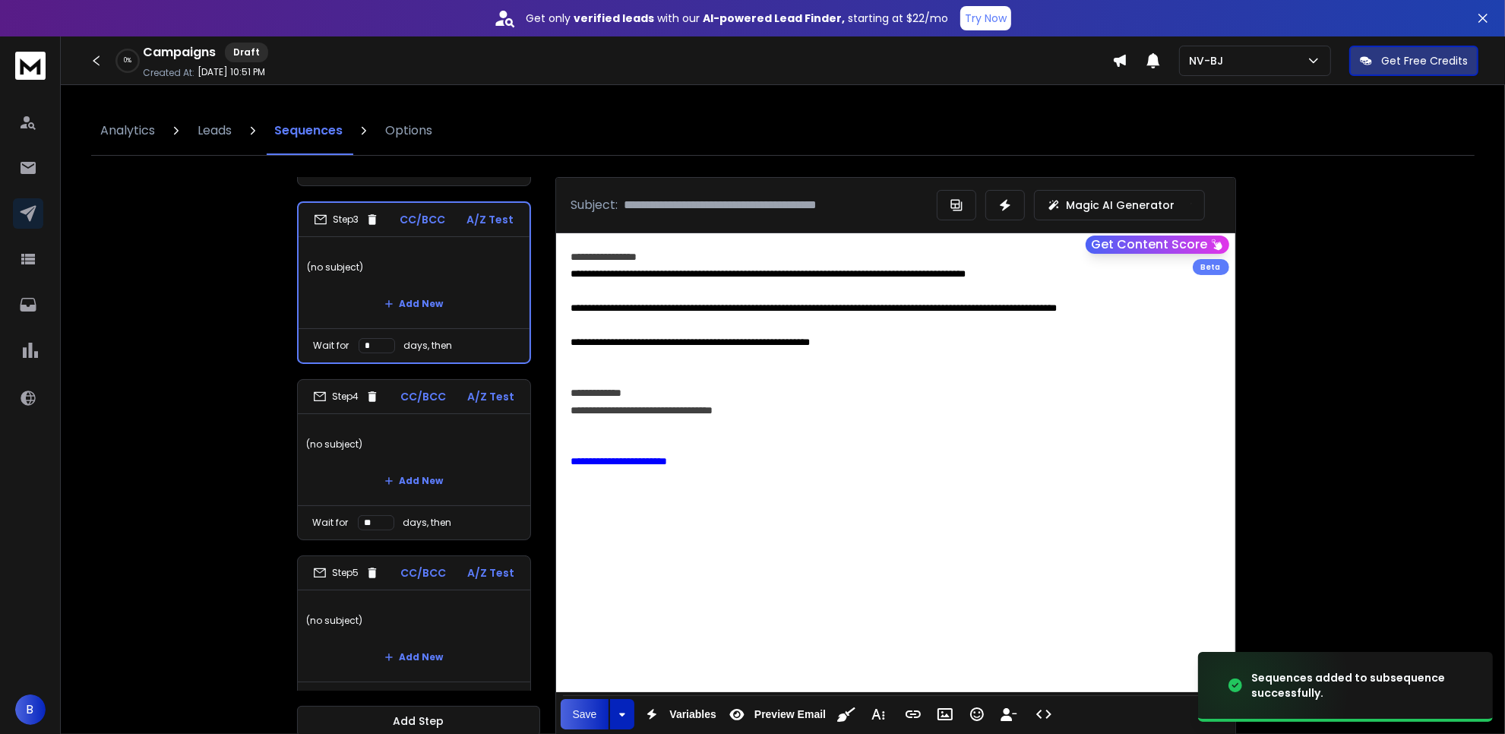
click at [439, 445] on p "(no subject)" at bounding box center [414, 444] width 214 height 43
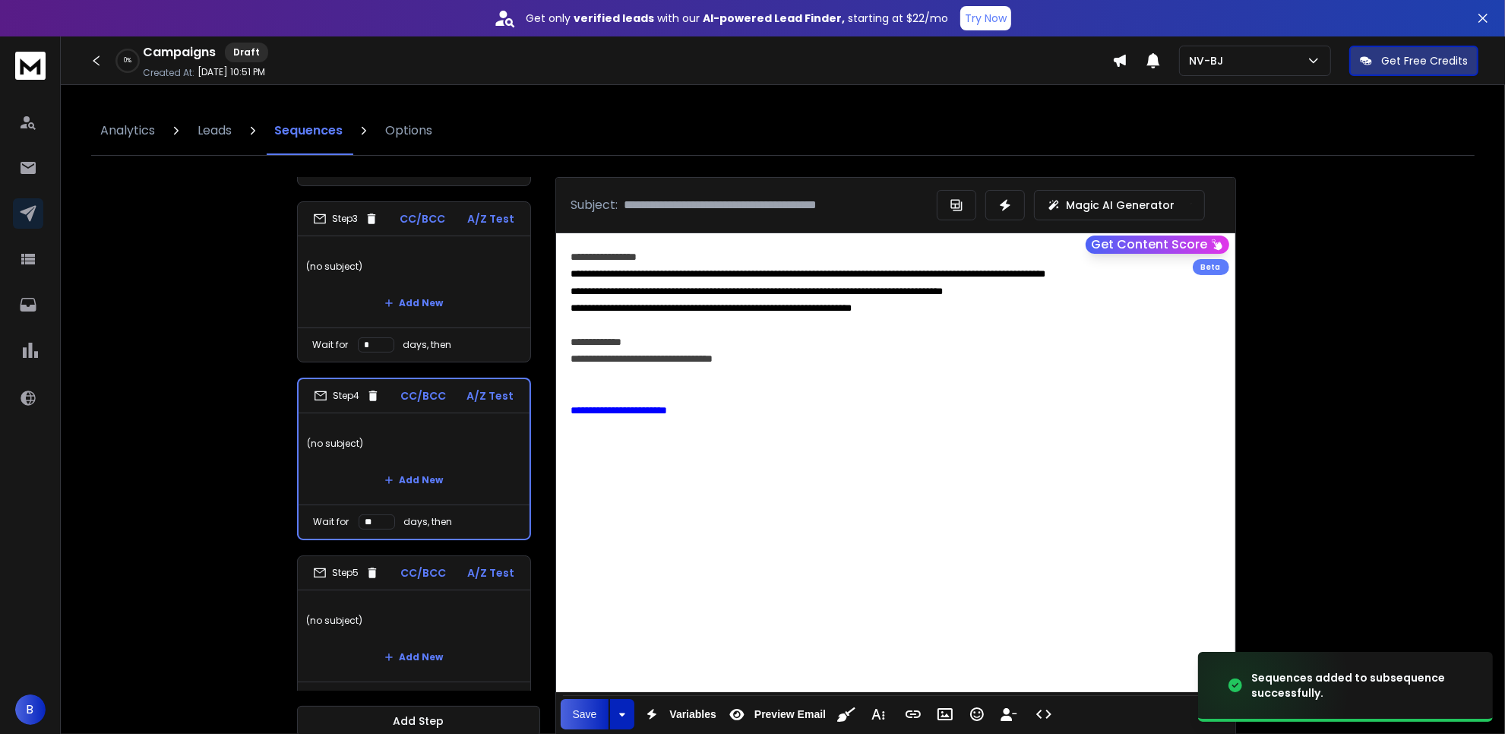
click at [568, 289] on div "**********" at bounding box center [895, 453] width 679 height 441
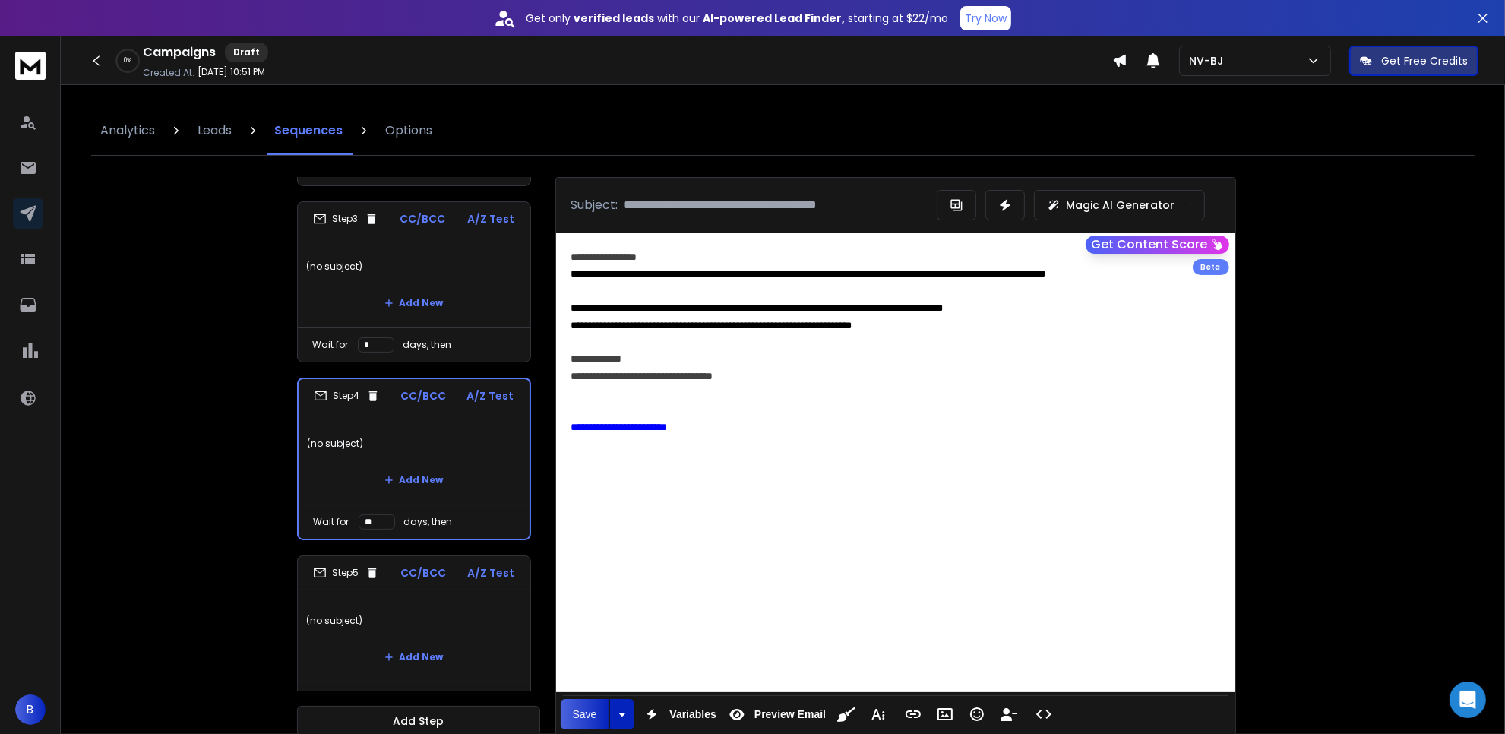
click at [571, 325] on span "**********" at bounding box center [711, 326] width 281 height 10
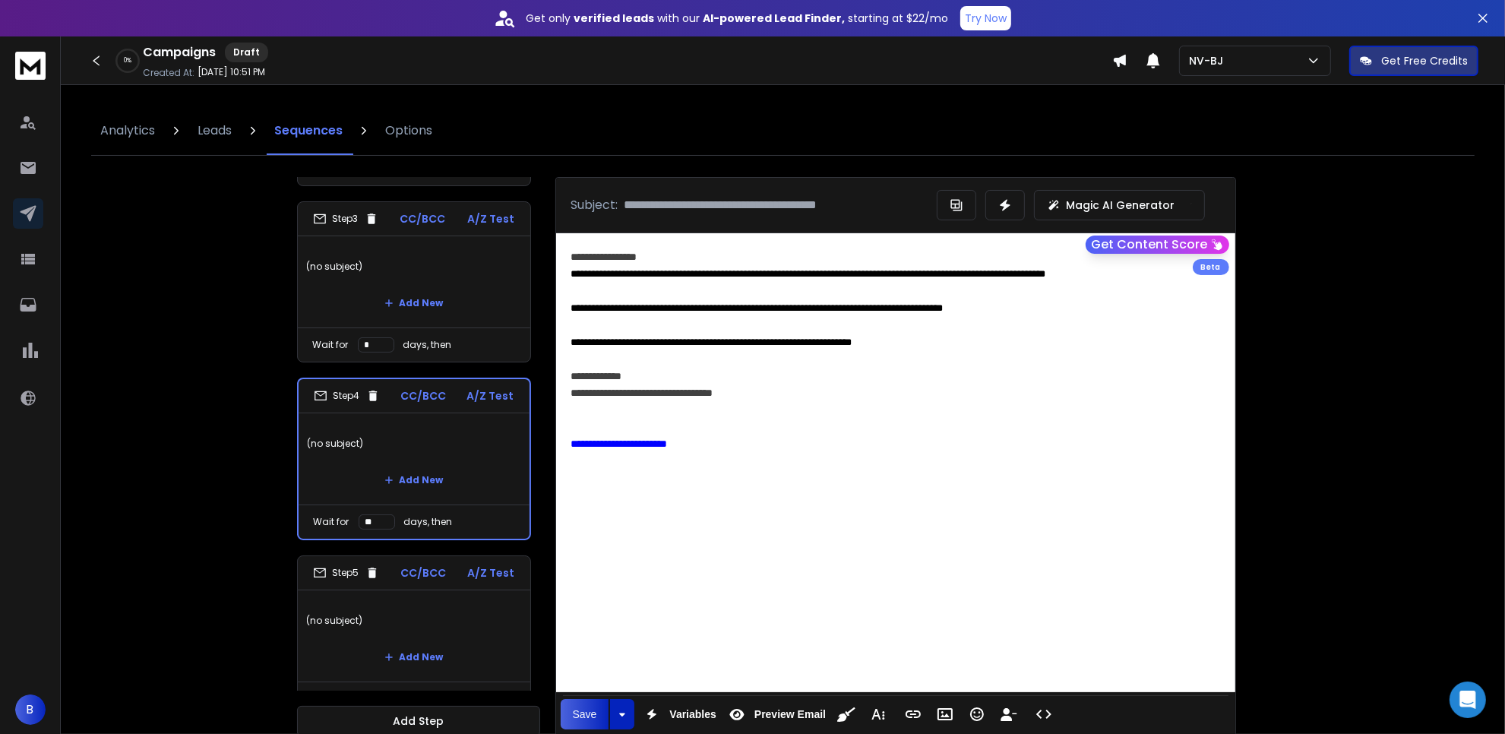
click at [593, 358] on div at bounding box center [895, 358] width 649 height 17
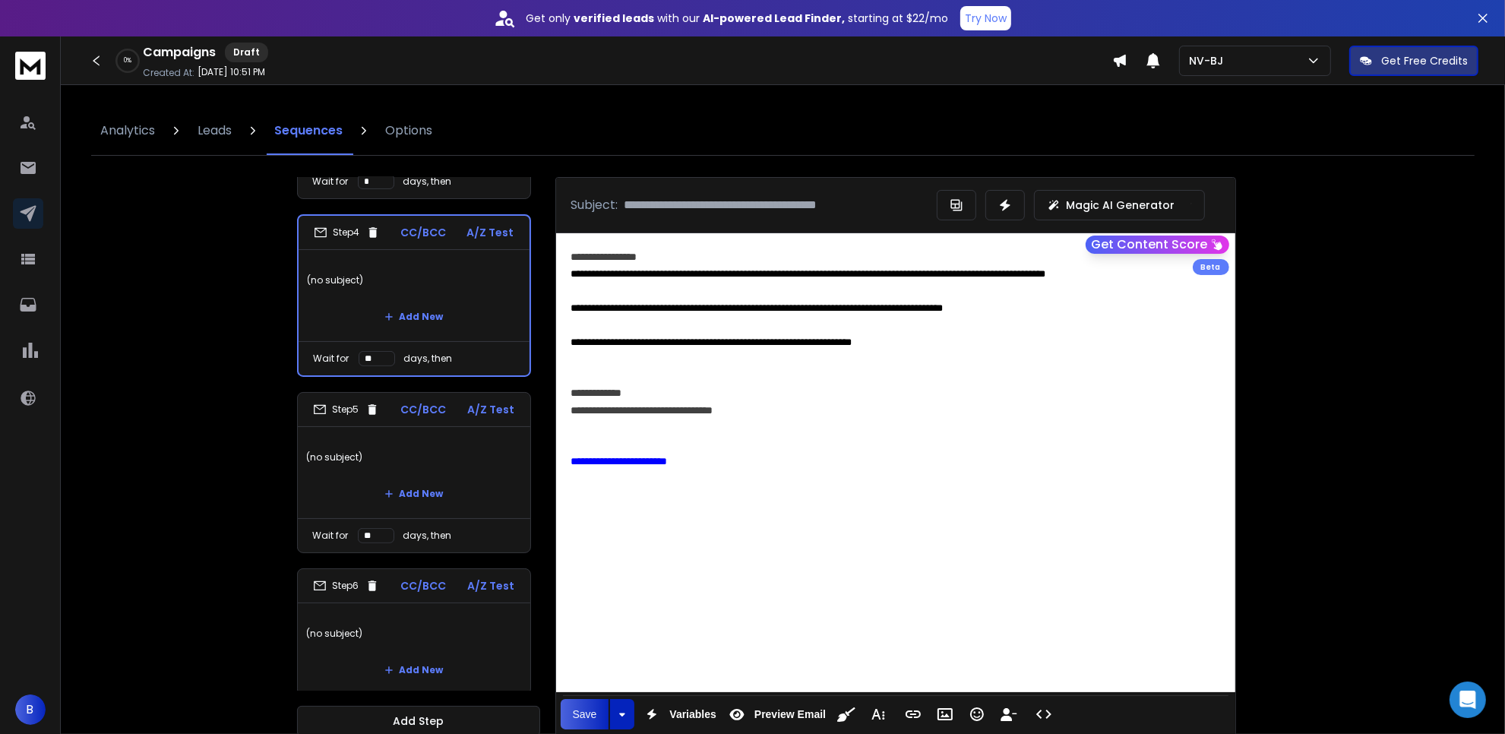
scroll to position [549, 0]
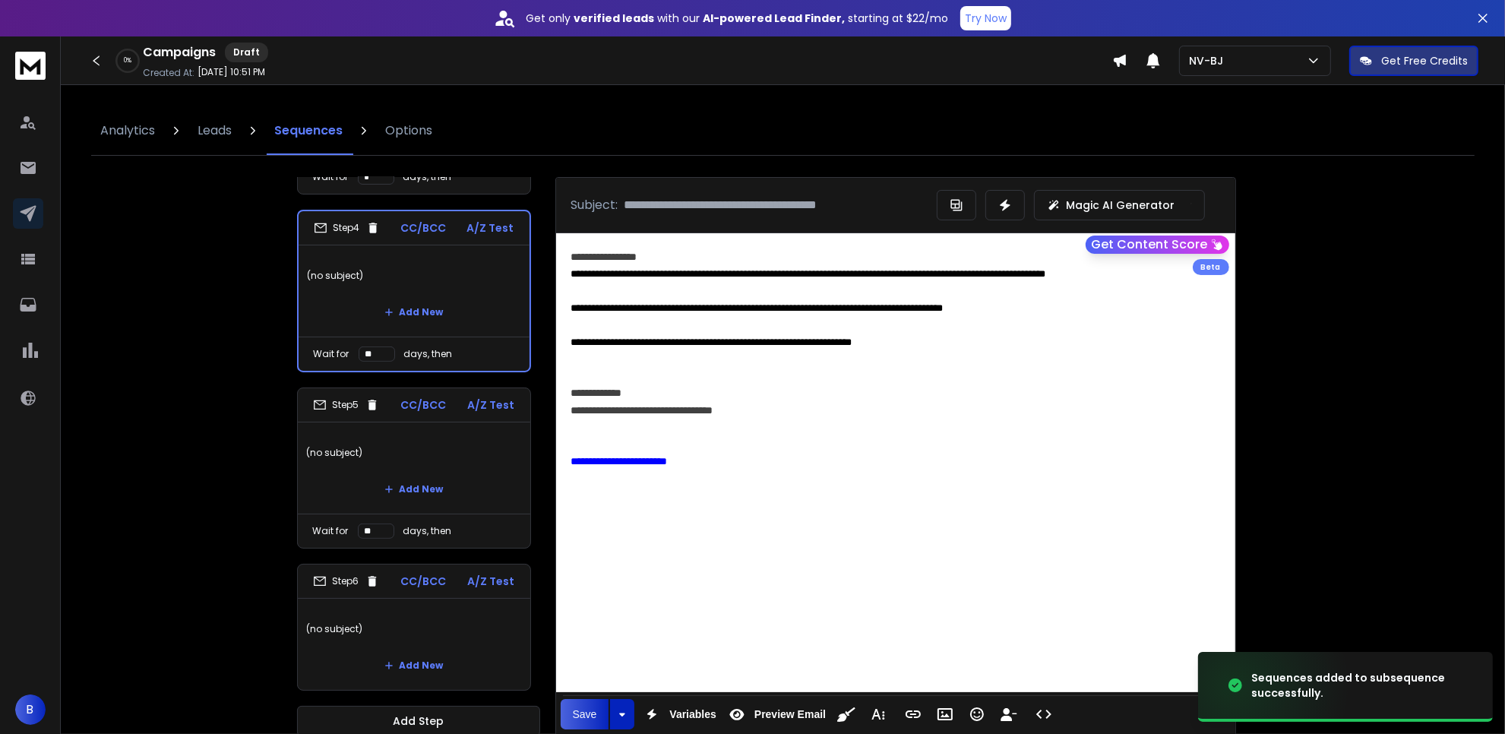
click at [461, 474] on div "Add New" at bounding box center [414, 489] width 214 height 30
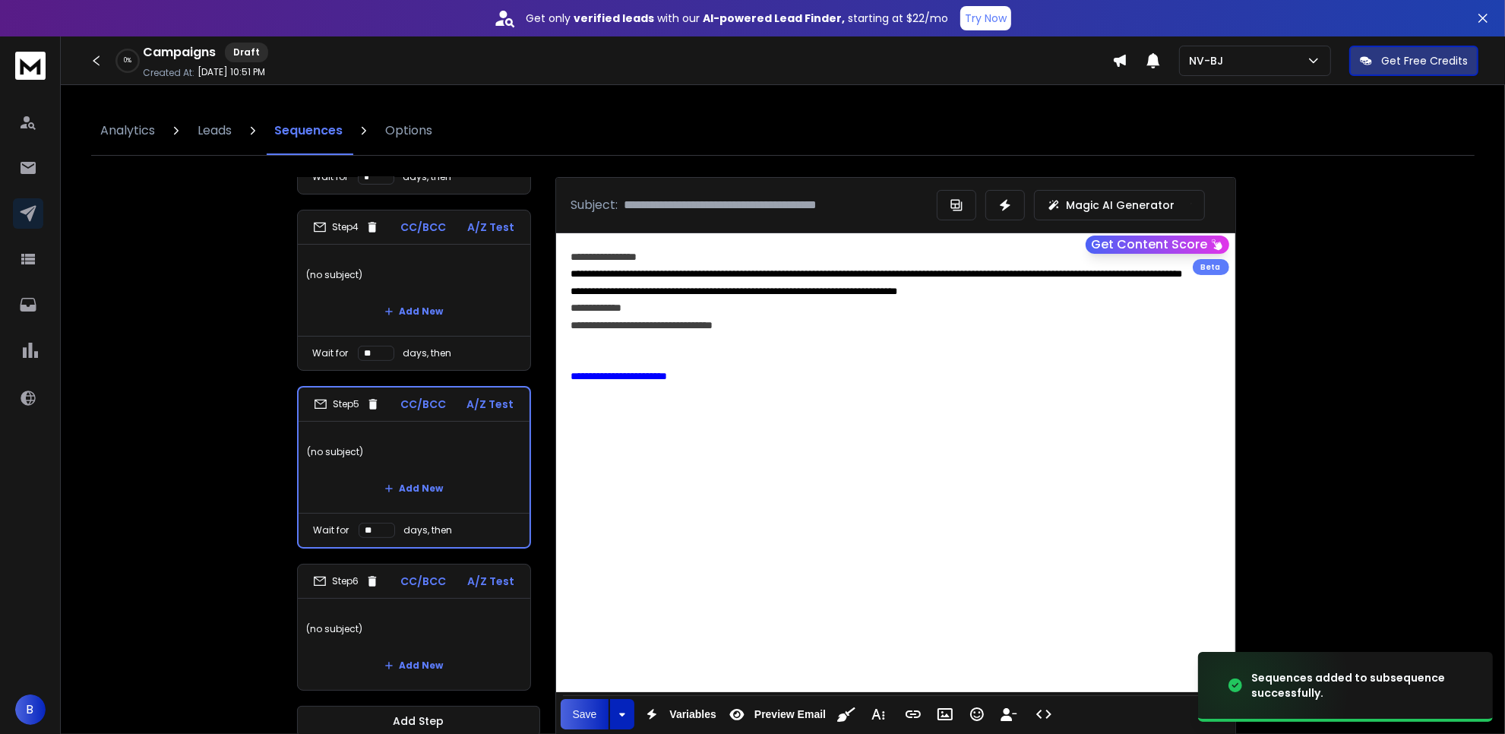
click at [666, 282] on div "**********" at bounding box center [895, 273] width 649 height 17
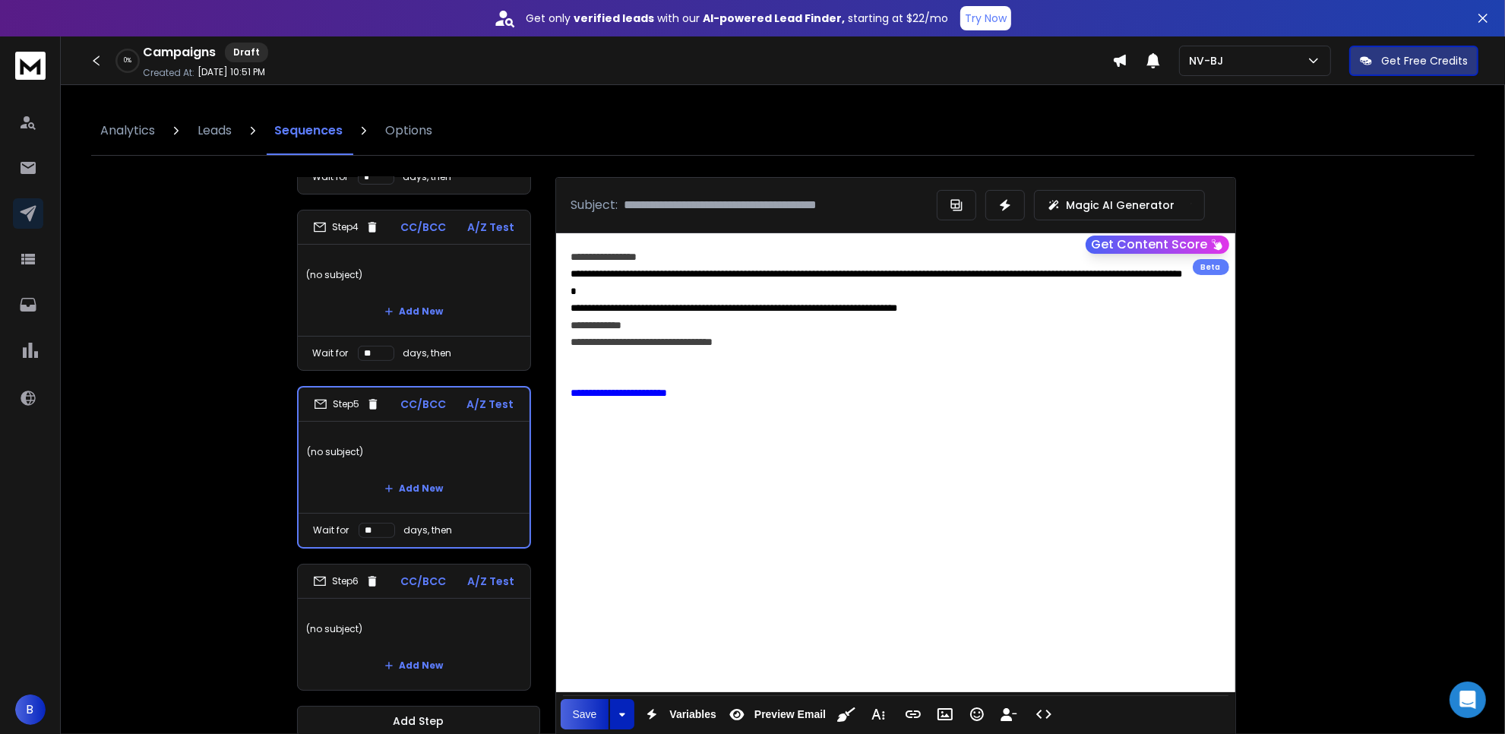
drag, startPoint x: 756, startPoint y: 325, endPoint x: 769, endPoint y: 328, distance: 13.3
click at [756, 313] on span "**********" at bounding box center [734, 308] width 327 height 10
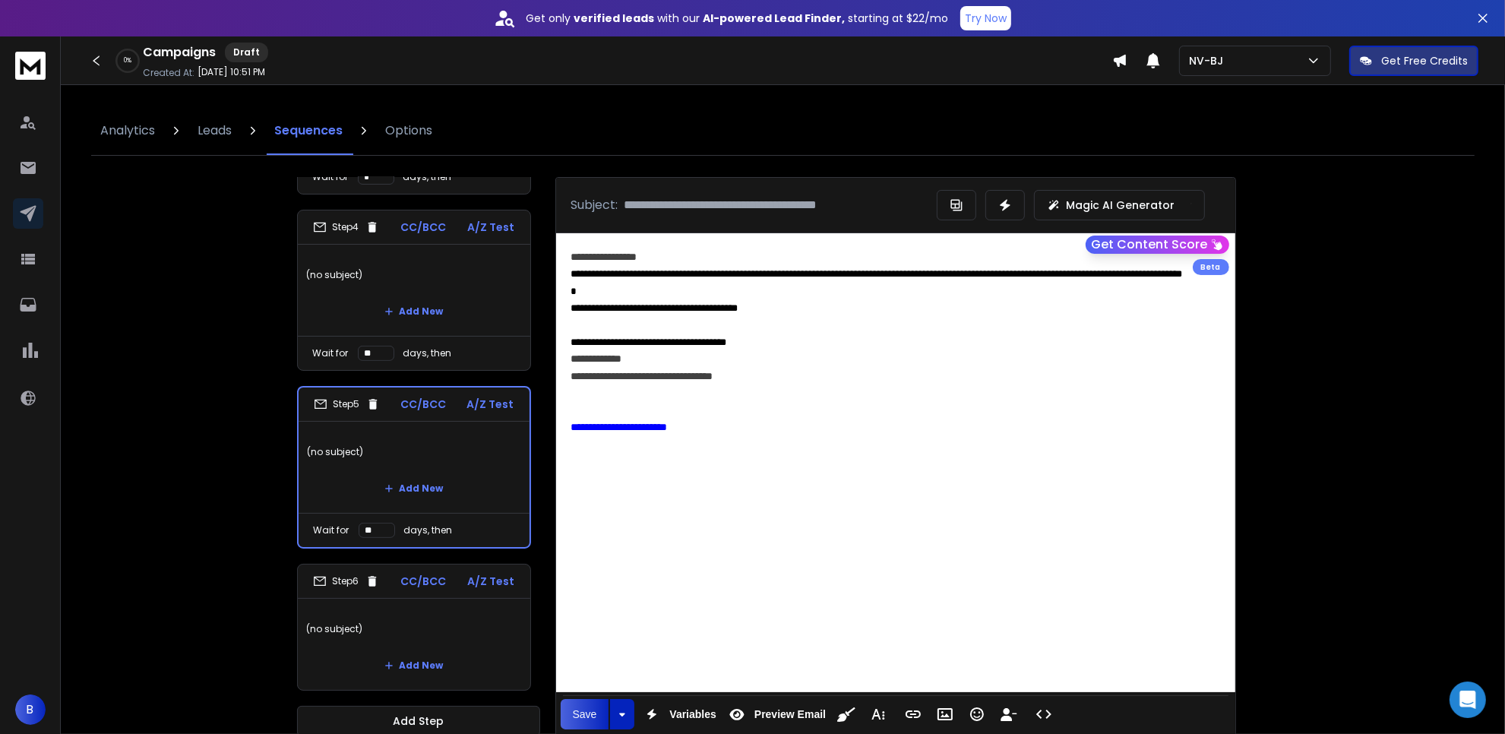
click at [571, 367] on div "**********" at bounding box center [895, 358] width 648 height 17
click at [572, 271] on span "**********" at bounding box center [877, 274] width 612 height 10
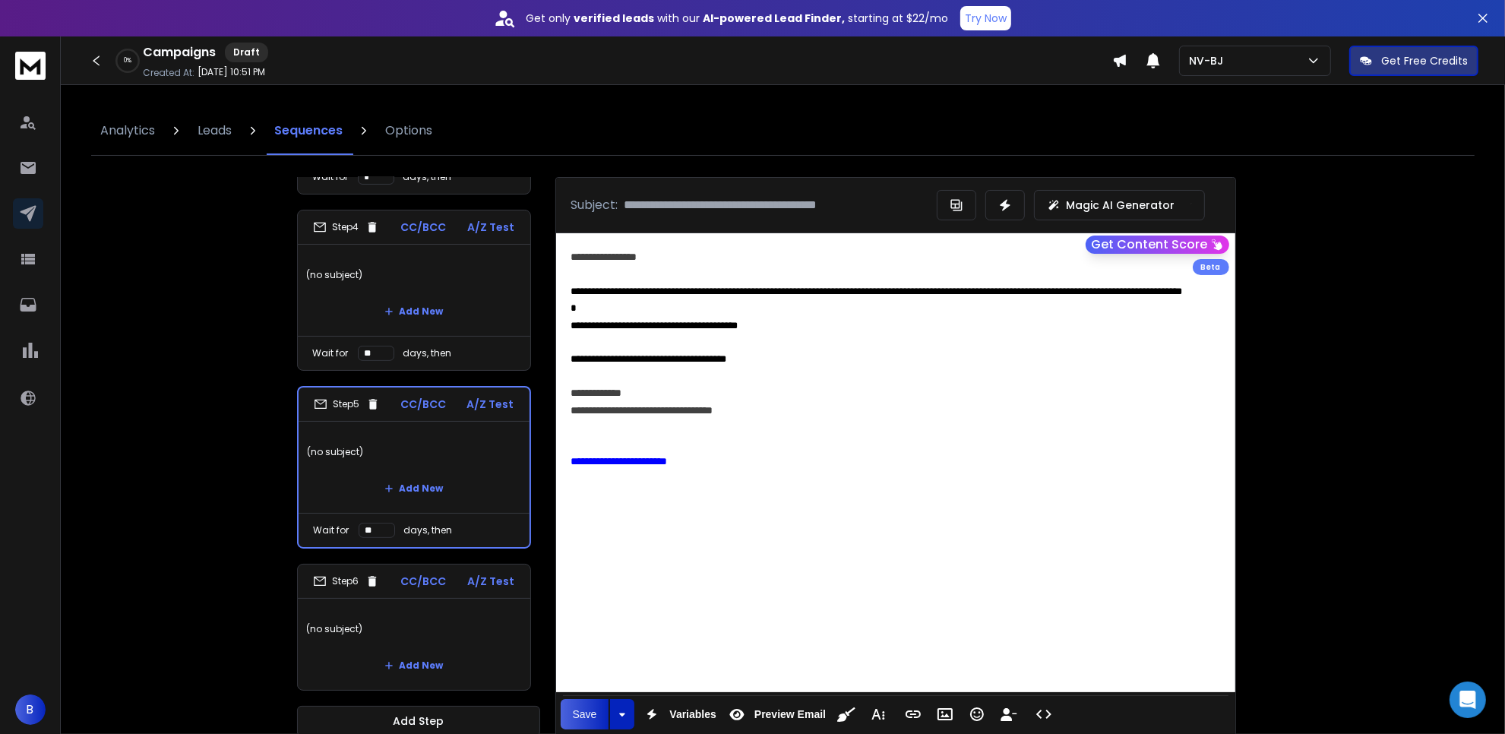
click at [571, 401] on div "**********" at bounding box center [895, 393] width 648 height 17
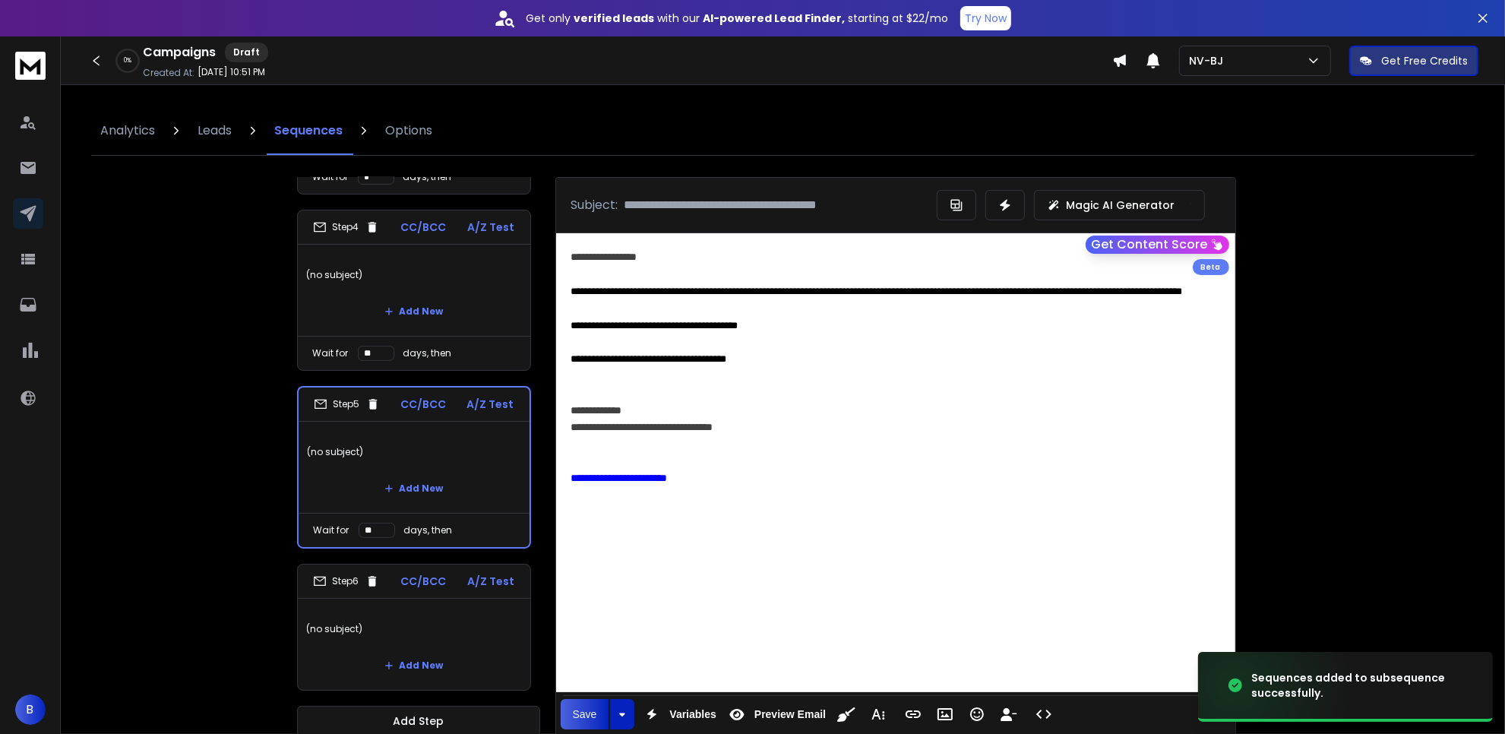
click at [480, 457] on p "(no subject)" at bounding box center [414, 452] width 213 height 43
click at [461, 319] on div "Add New" at bounding box center [414, 311] width 214 height 30
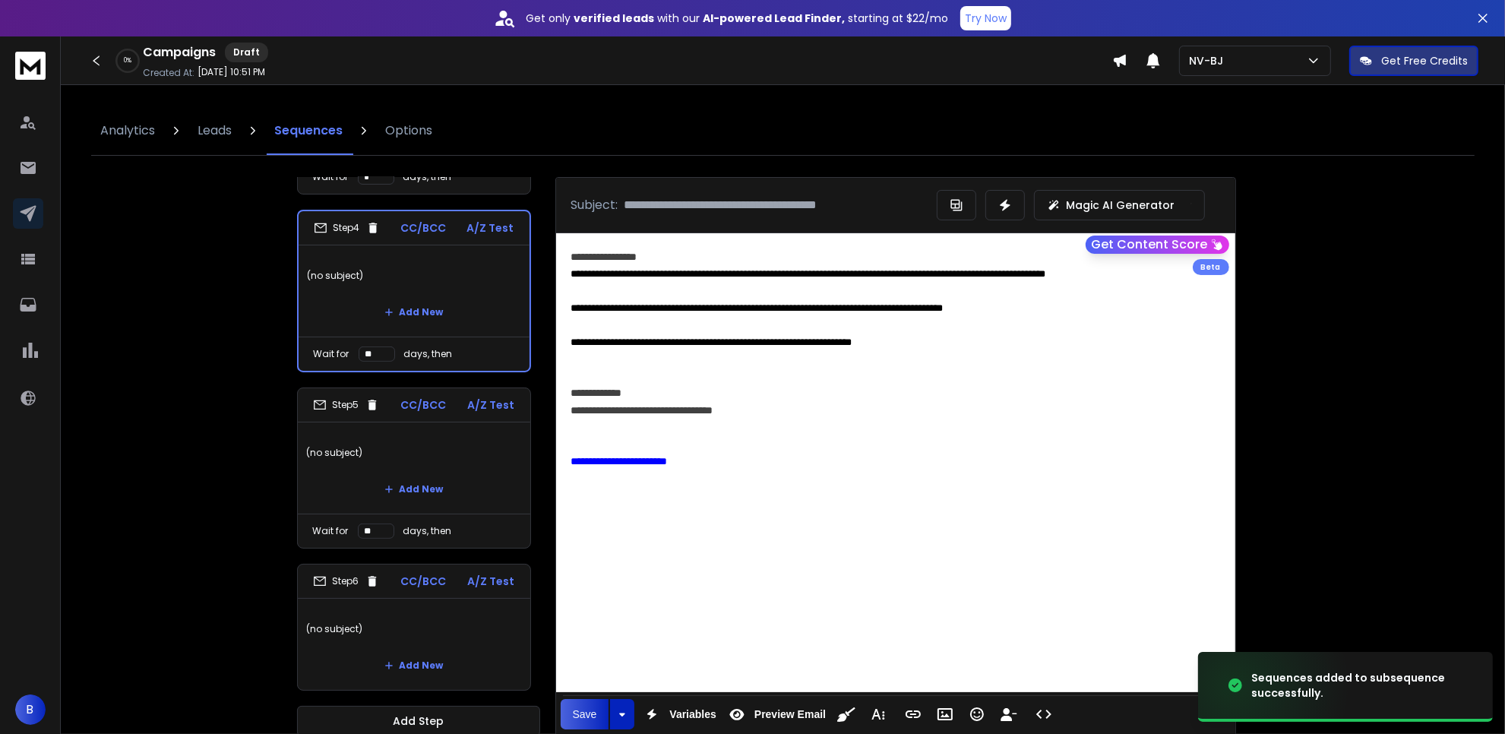
click at [570, 274] on div "**********" at bounding box center [895, 453] width 679 height 441
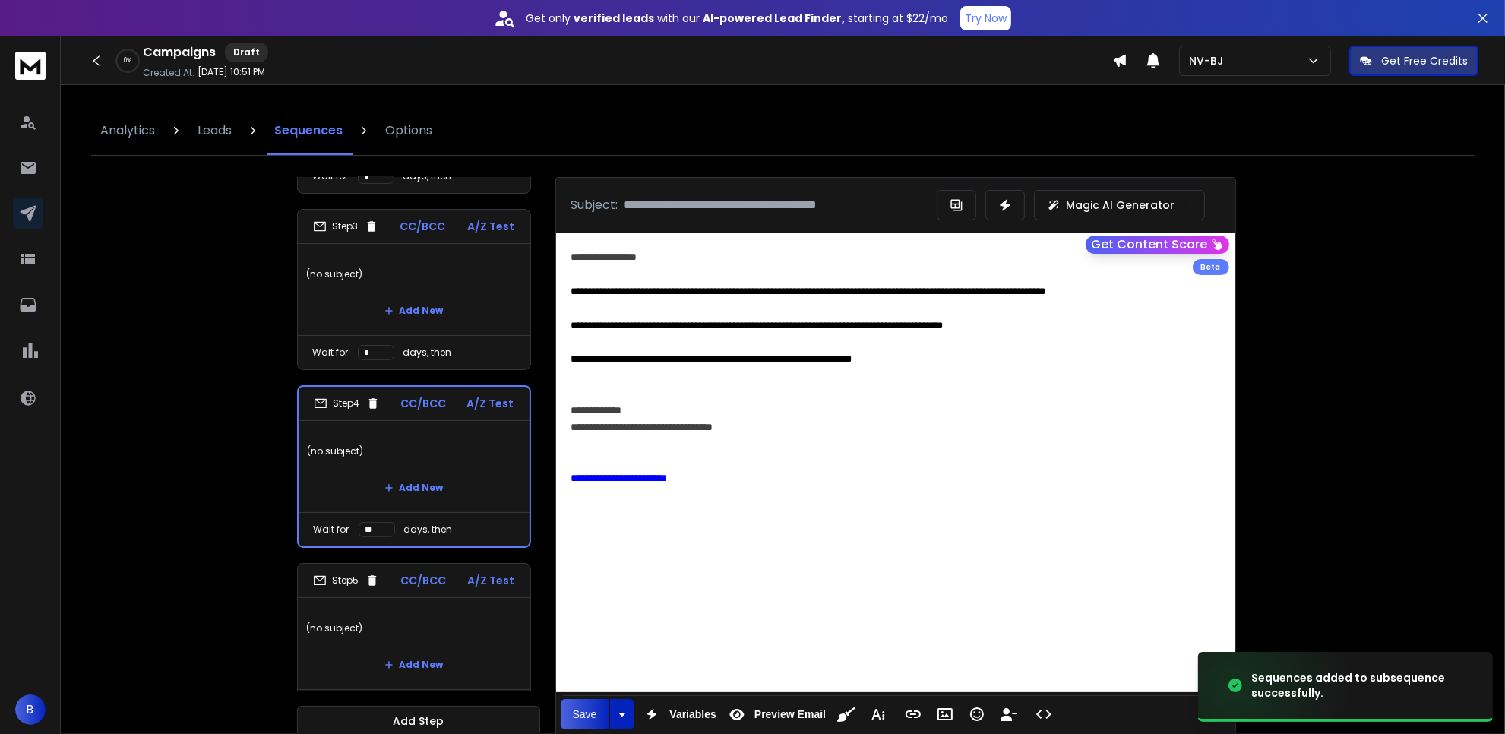
scroll to position [359, 0]
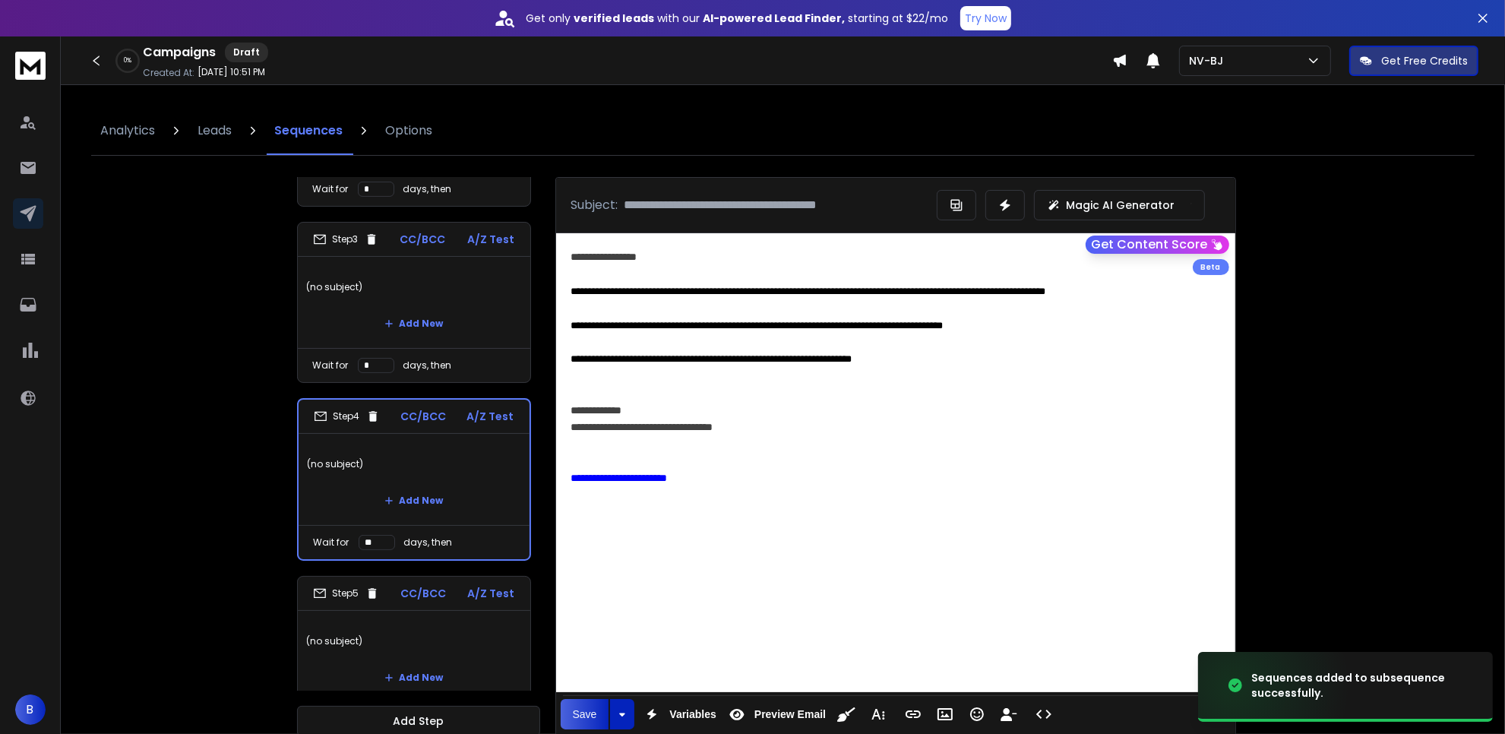
click at [483, 329] on div "Add New" at bounding box center [414, 324] width 214 height 30
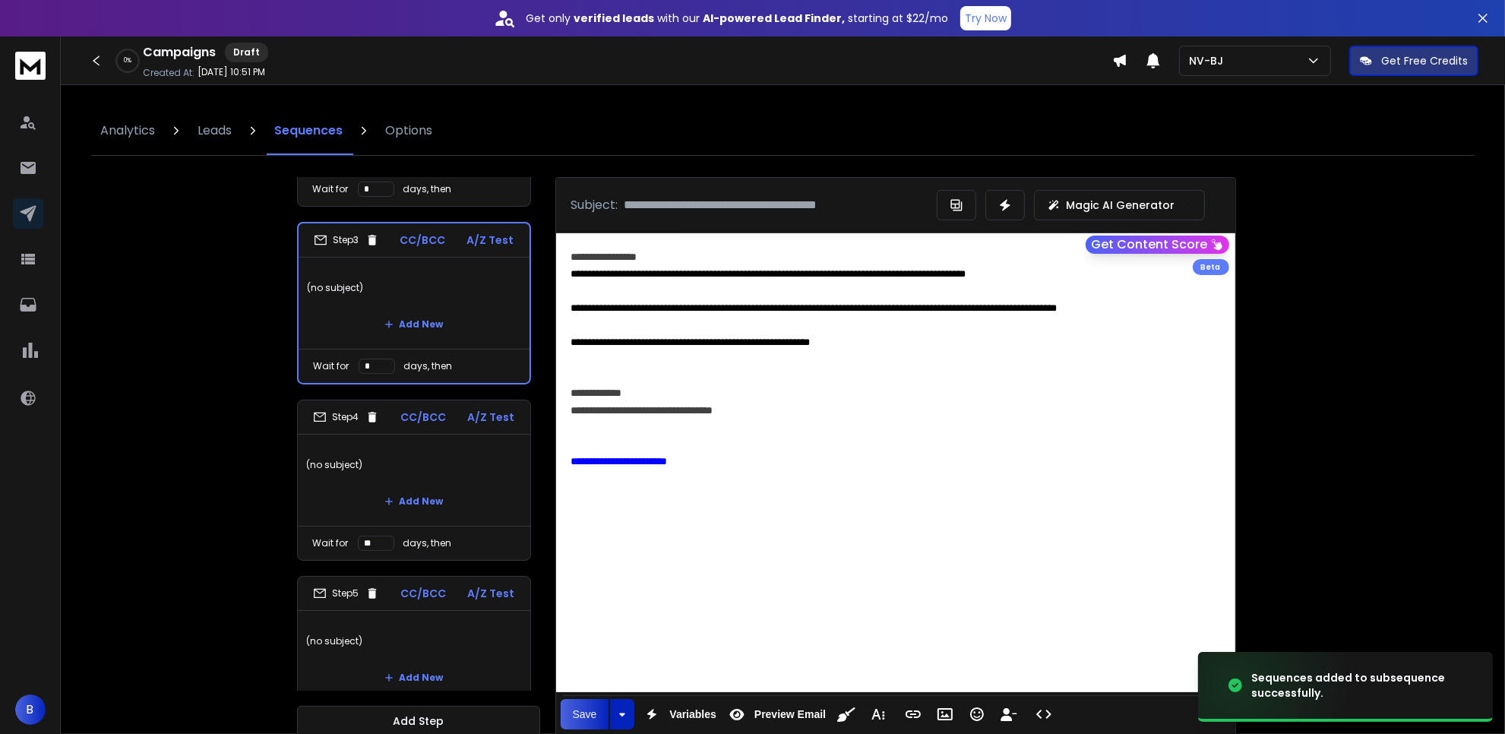
click at [568, 274] on div "**********" at bounding box center [895, 453] width 679 height 441
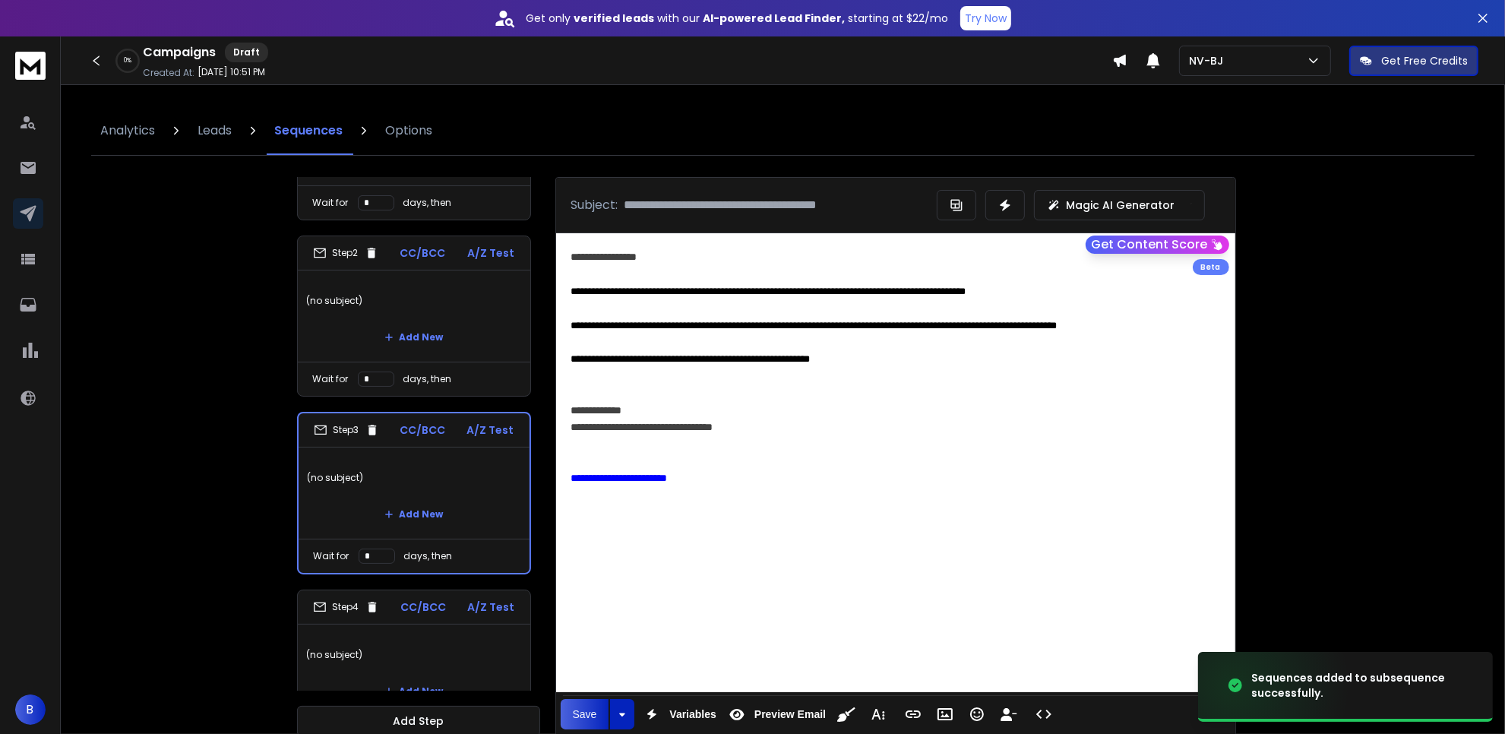
click at [483, 320] on p "(no subject)" at bounding box center [414, 301] width 214 height 43
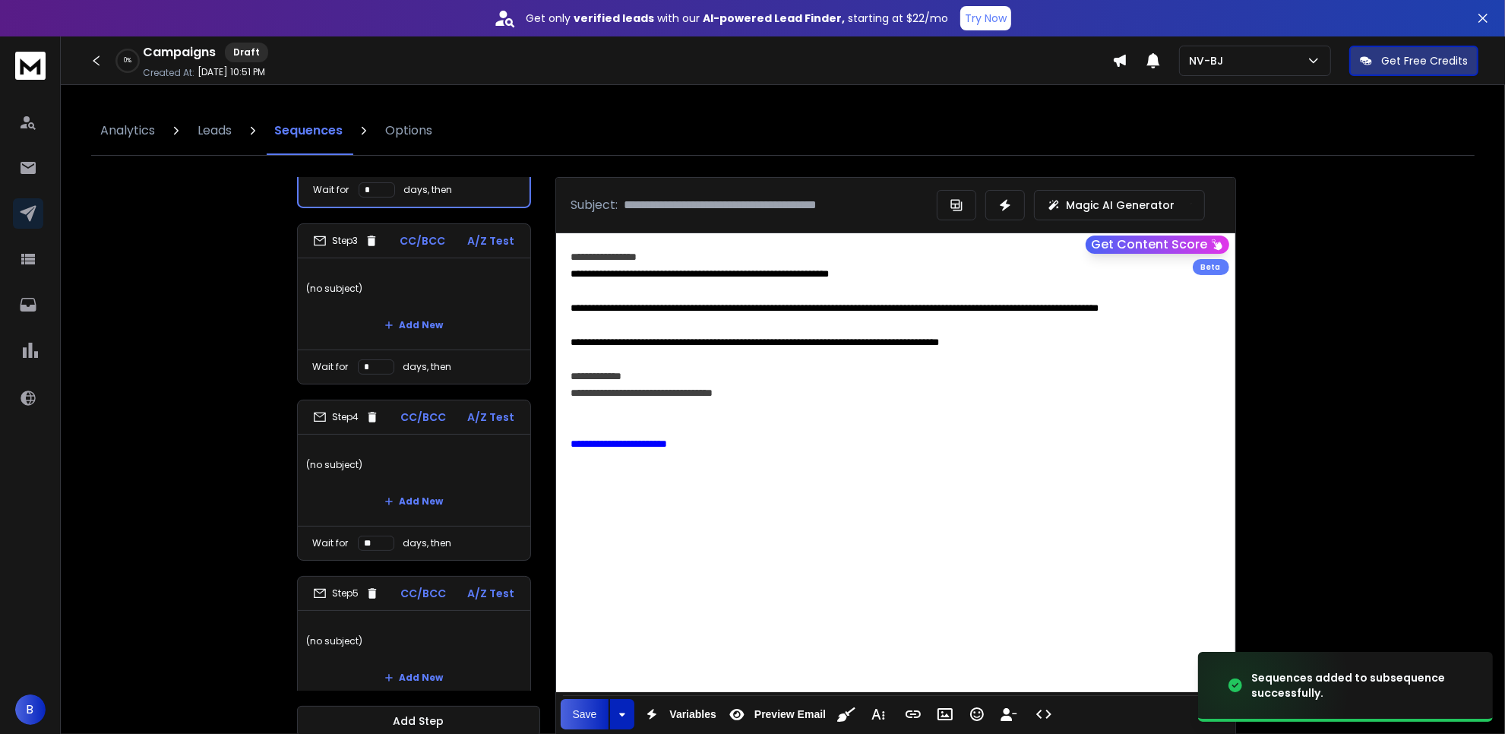
click at [574, 271] on span "**********" at bounding box center [700, 274] width 258 height 10
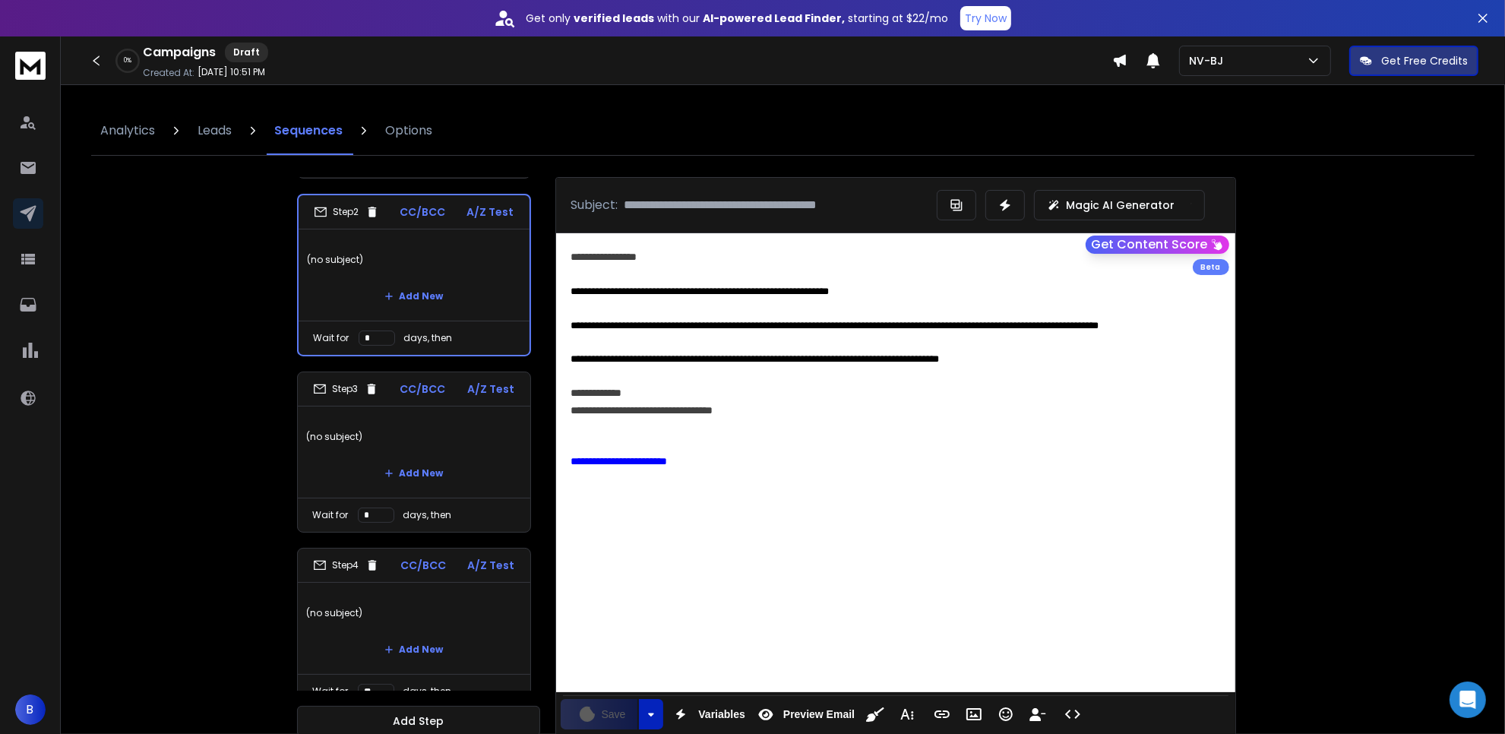
scroll to position [0, 0]
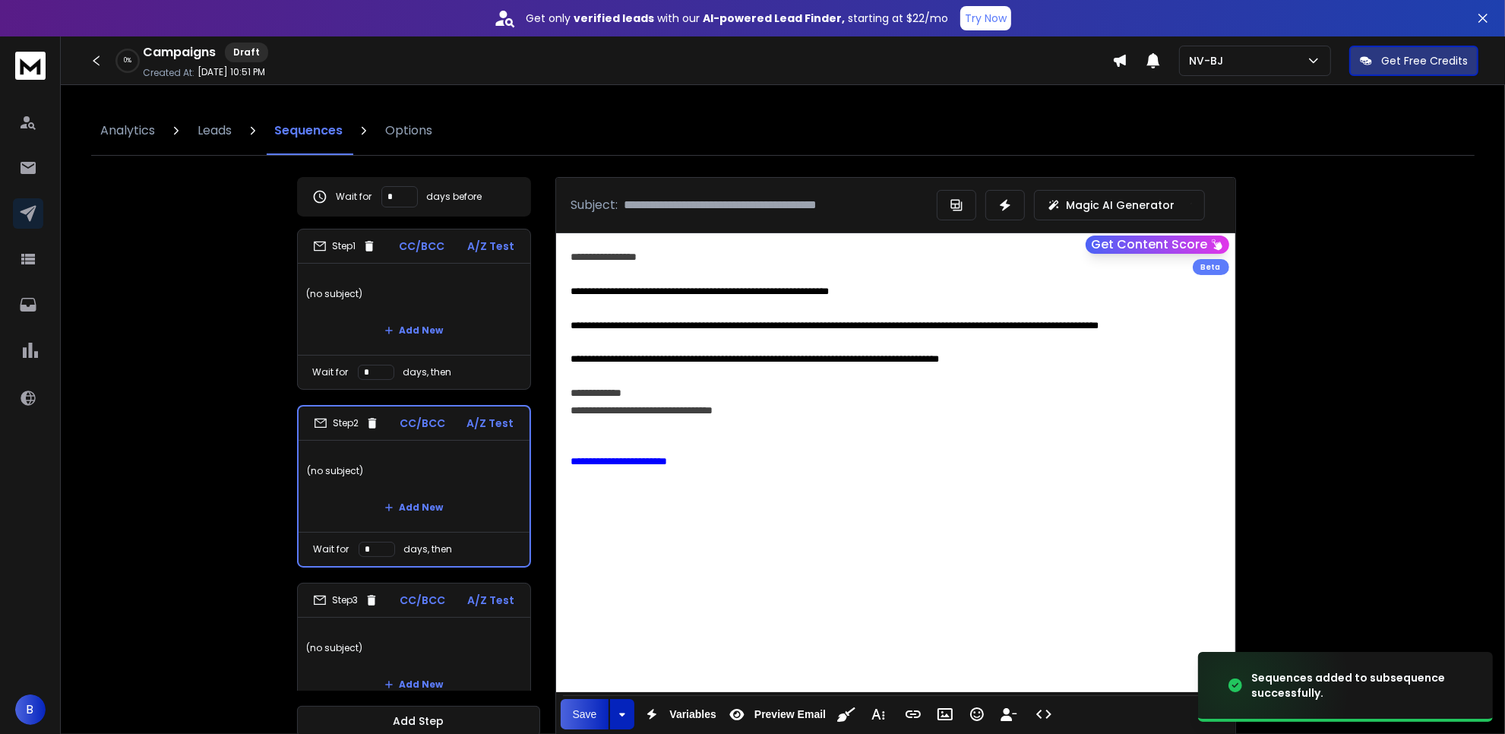
click at [466, 317] on div "Add New" at bounding box center [414, 330] width 214 height 30
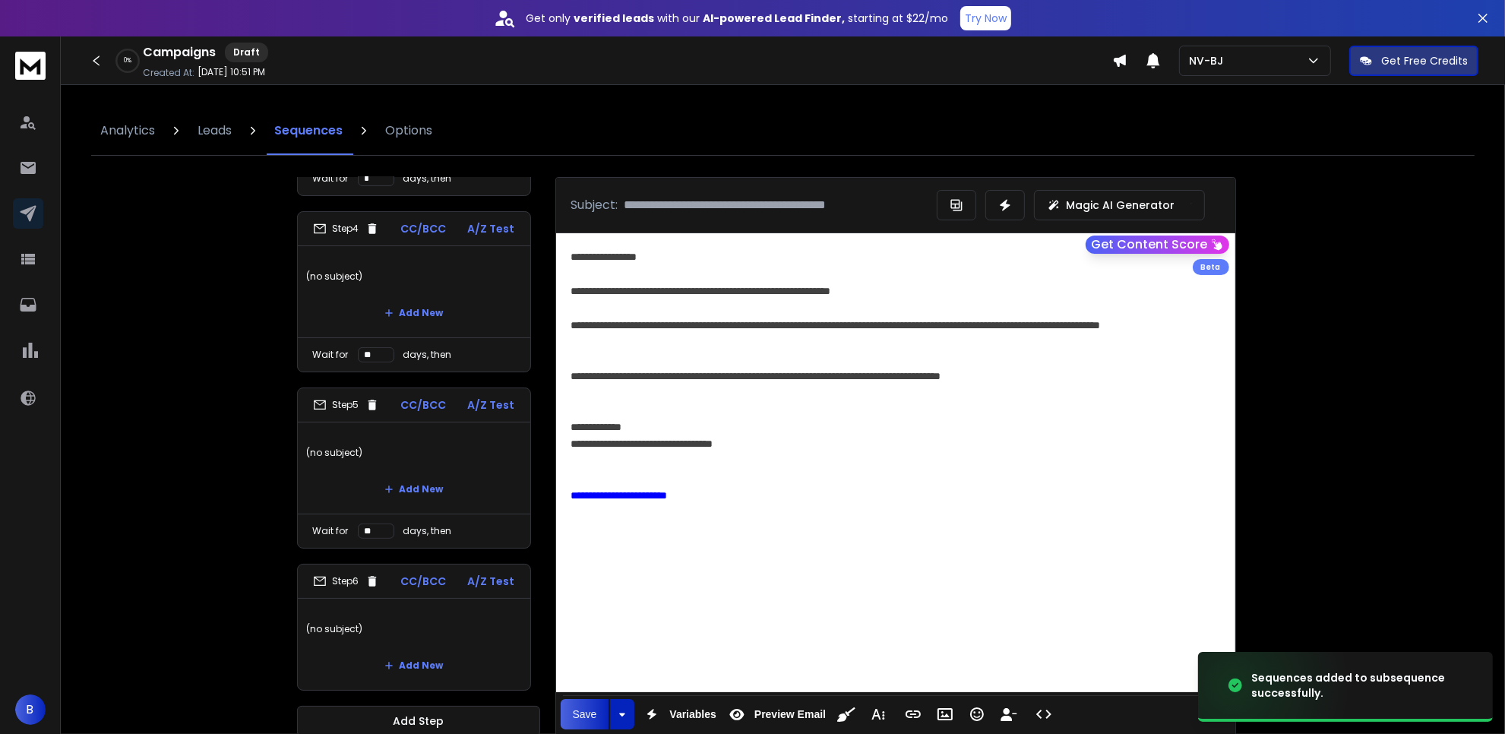
scroll to position [549, 0]
click at [475, 464] on p "(no subject)" at bounding box center [414, 453] width 214 height 43
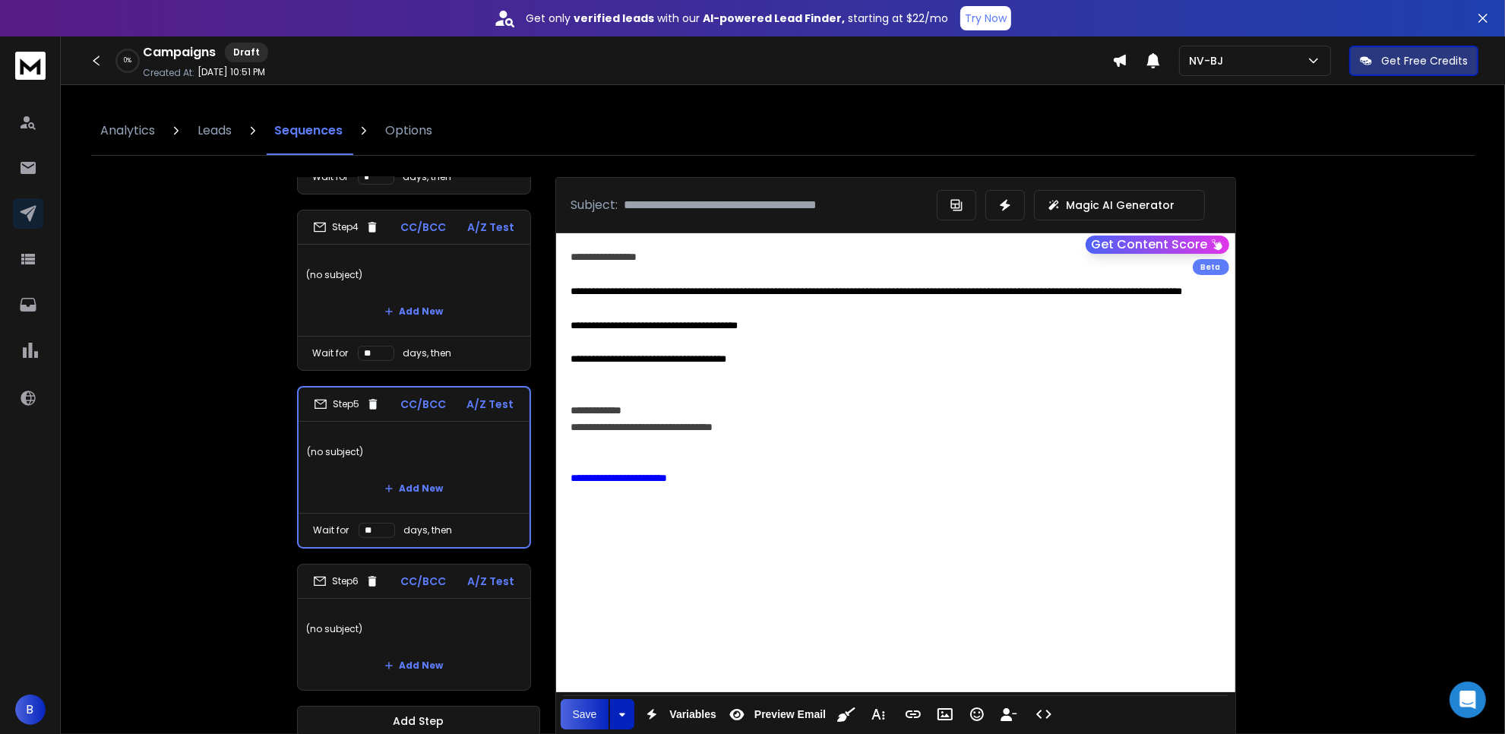
click at [480, 294] on p "(no subject)" at bounding box center [414, 275] width 214 height 43
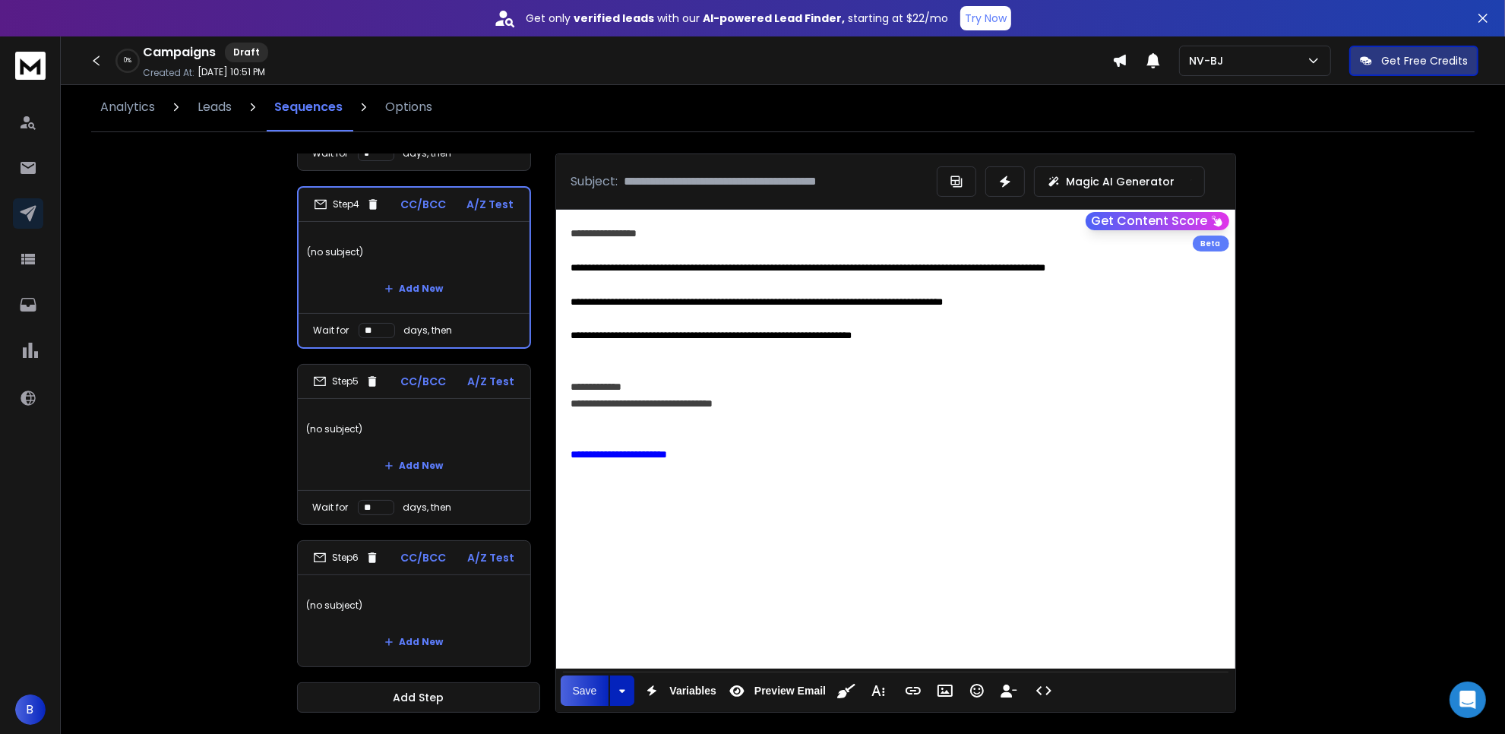
scroll to position [29, 0]
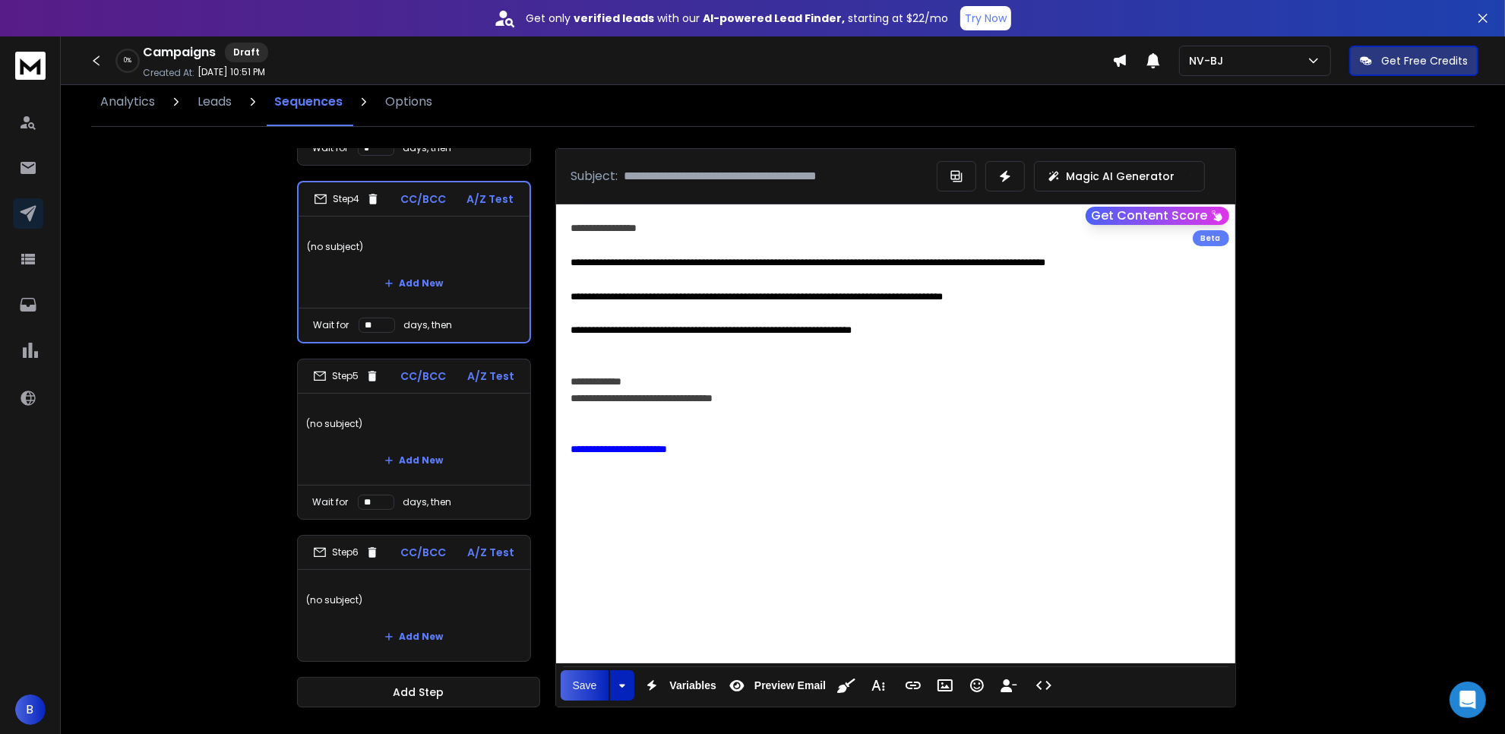
click at [461, 617] on p "(no subject)" at bounding box center [414, 600] width 214 height 43
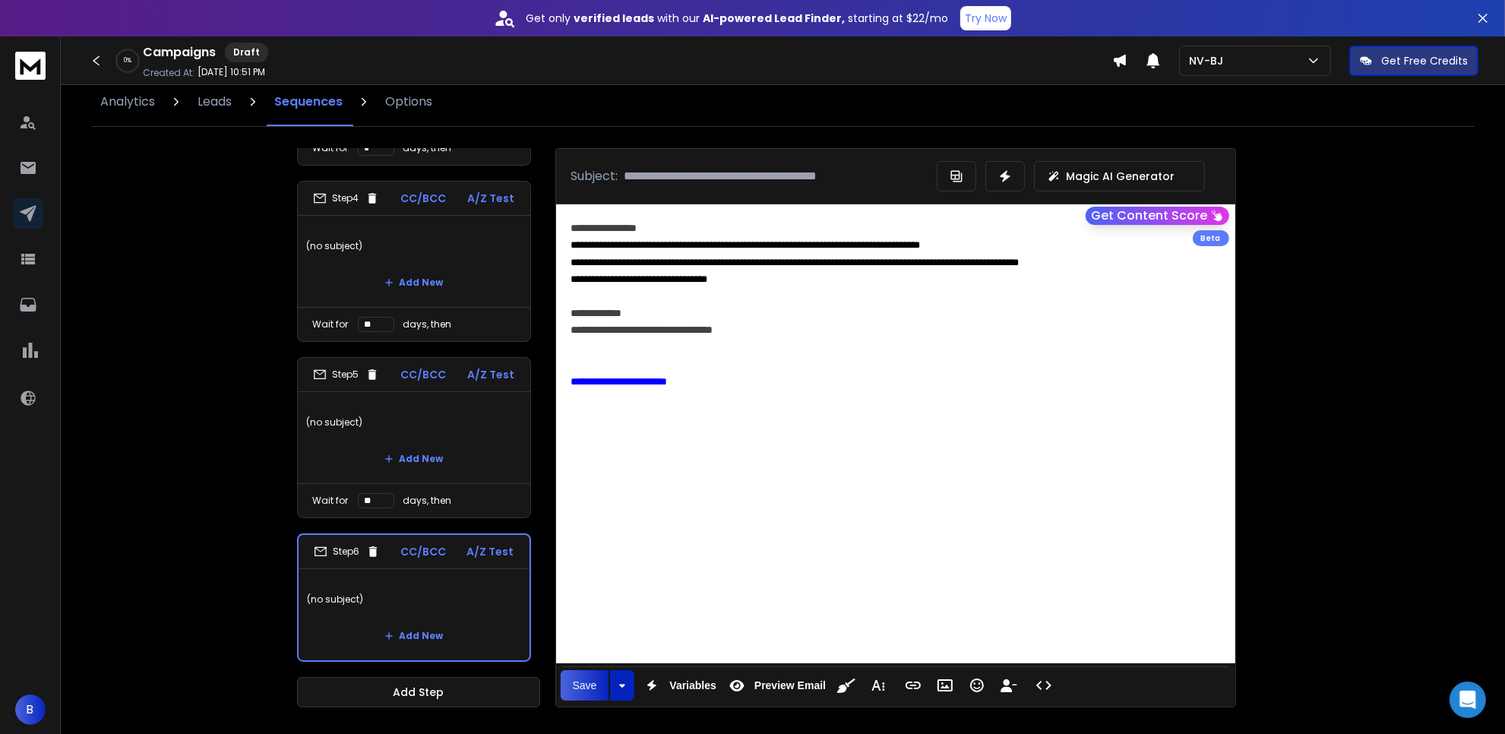
click at [568, 248] on div "**********" at bounding box center [895, 424] width 679 height 441
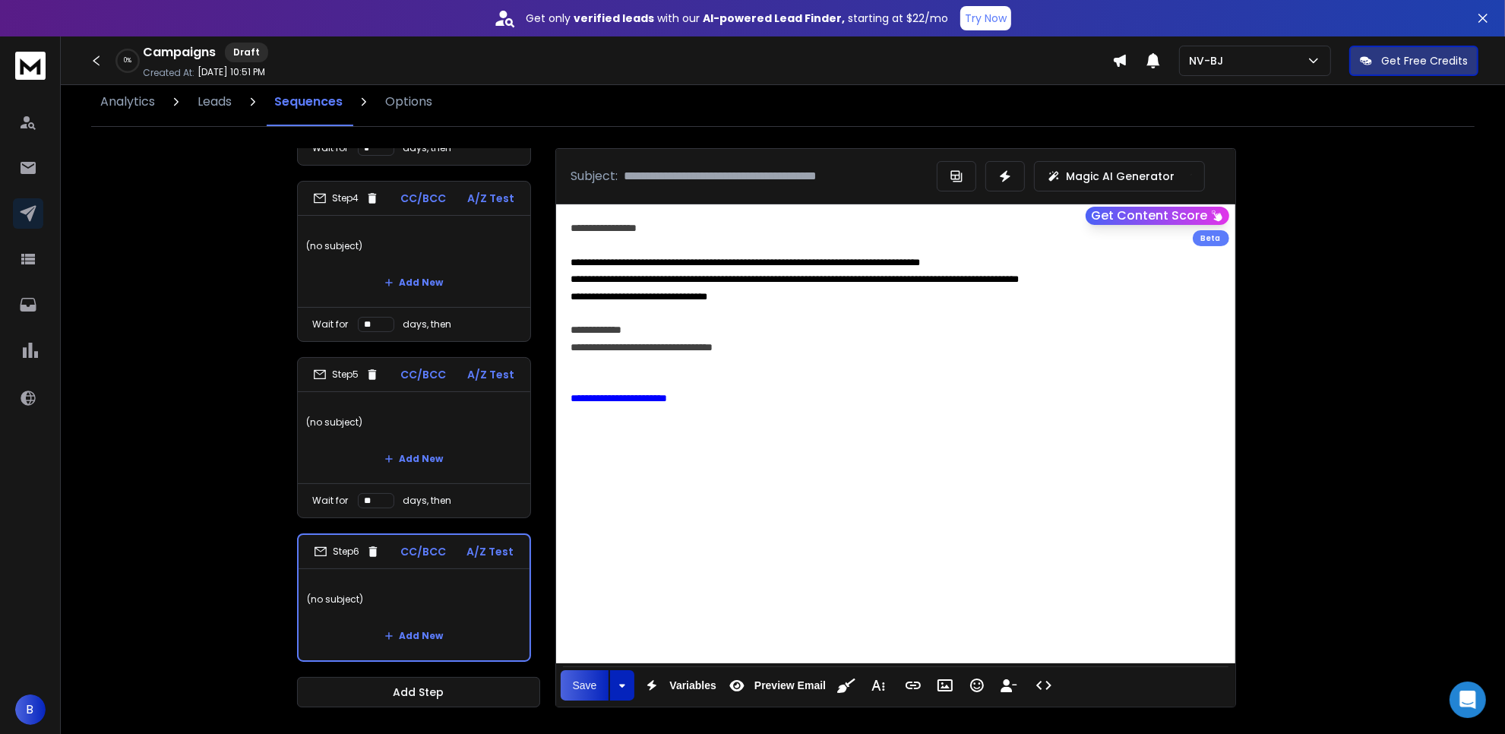
click at [567, 271] on div "**********" at bounding box center [895, 424] width 679 height 441
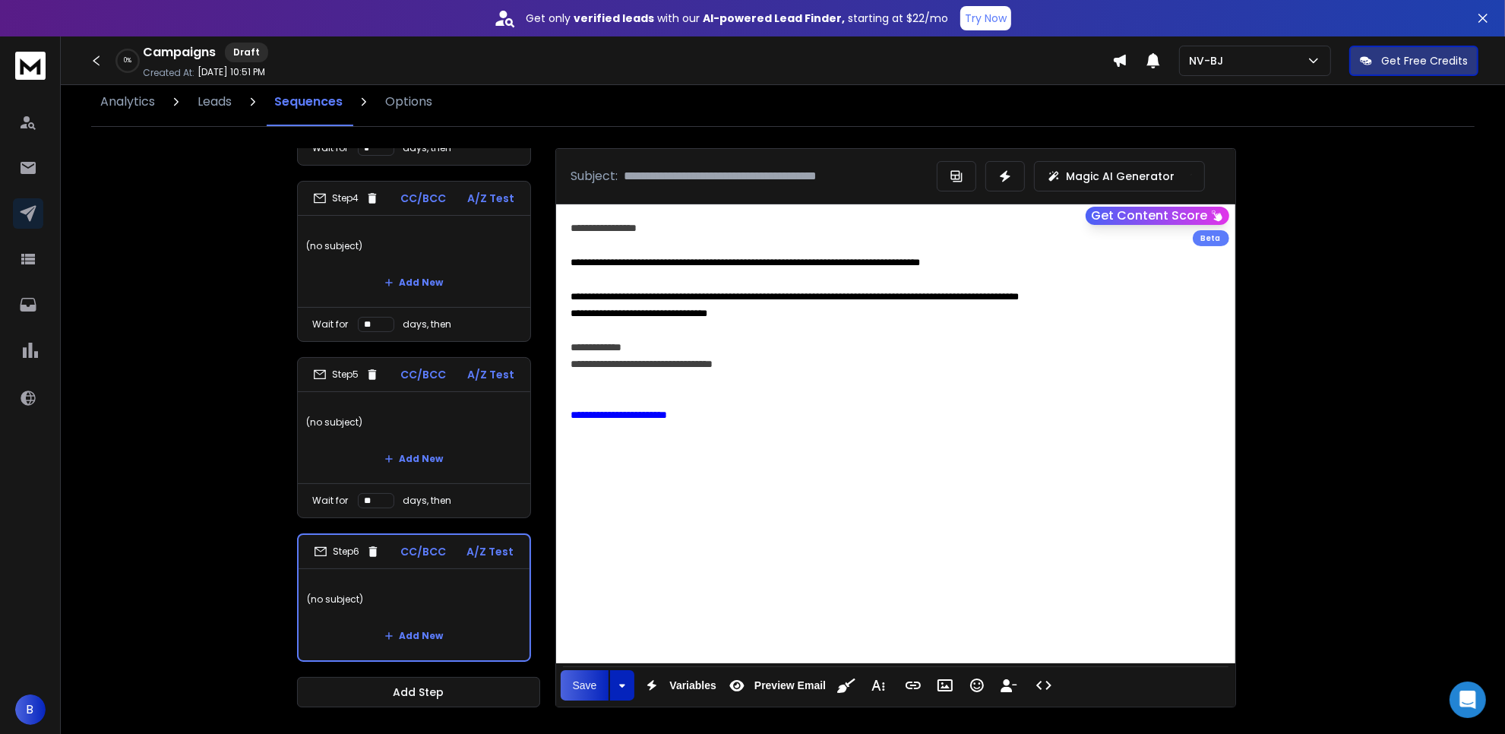
click at [571, 316] on span "**********" at bounding box center [639, 314] width 137 height 10
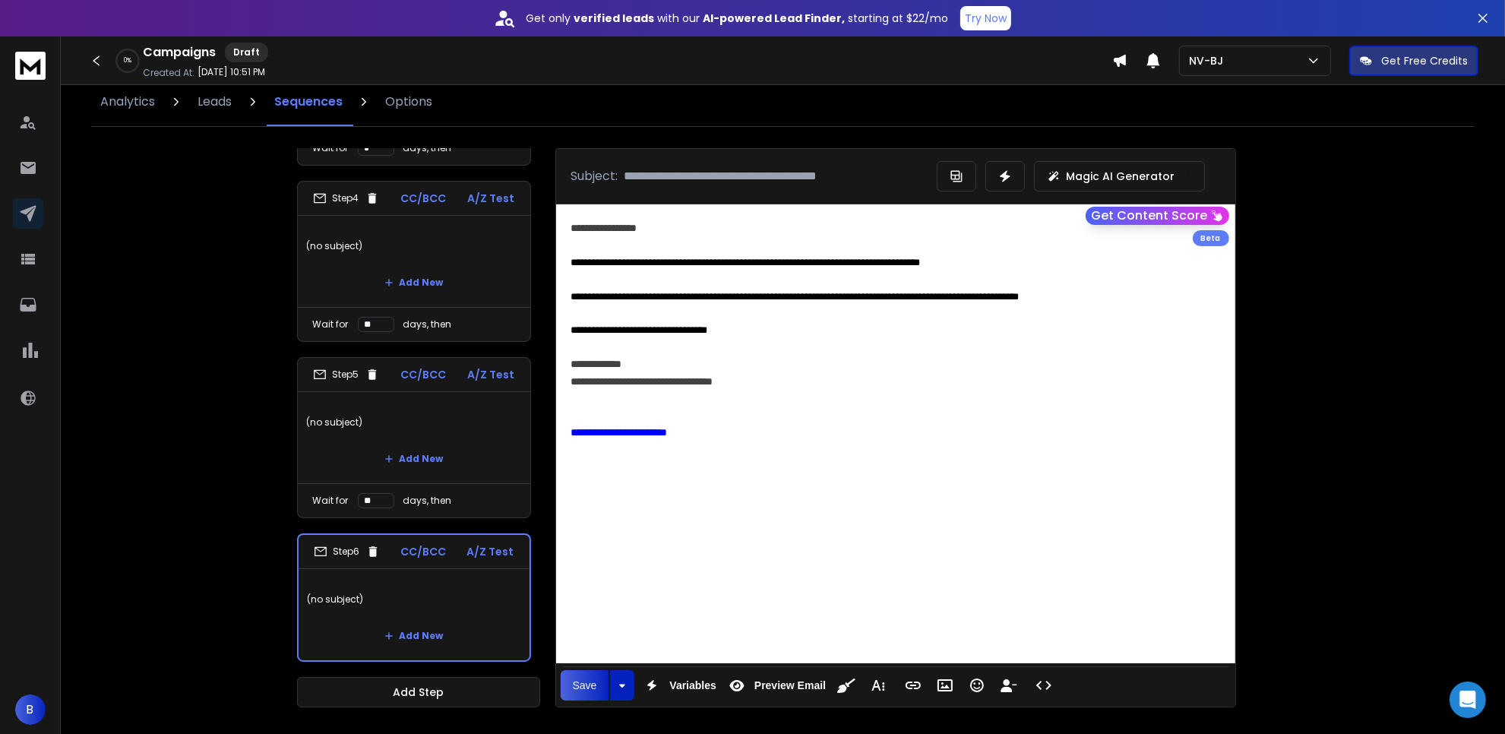
click at [571, 354] on div at bounding box center [895, 347] width 649 height 17
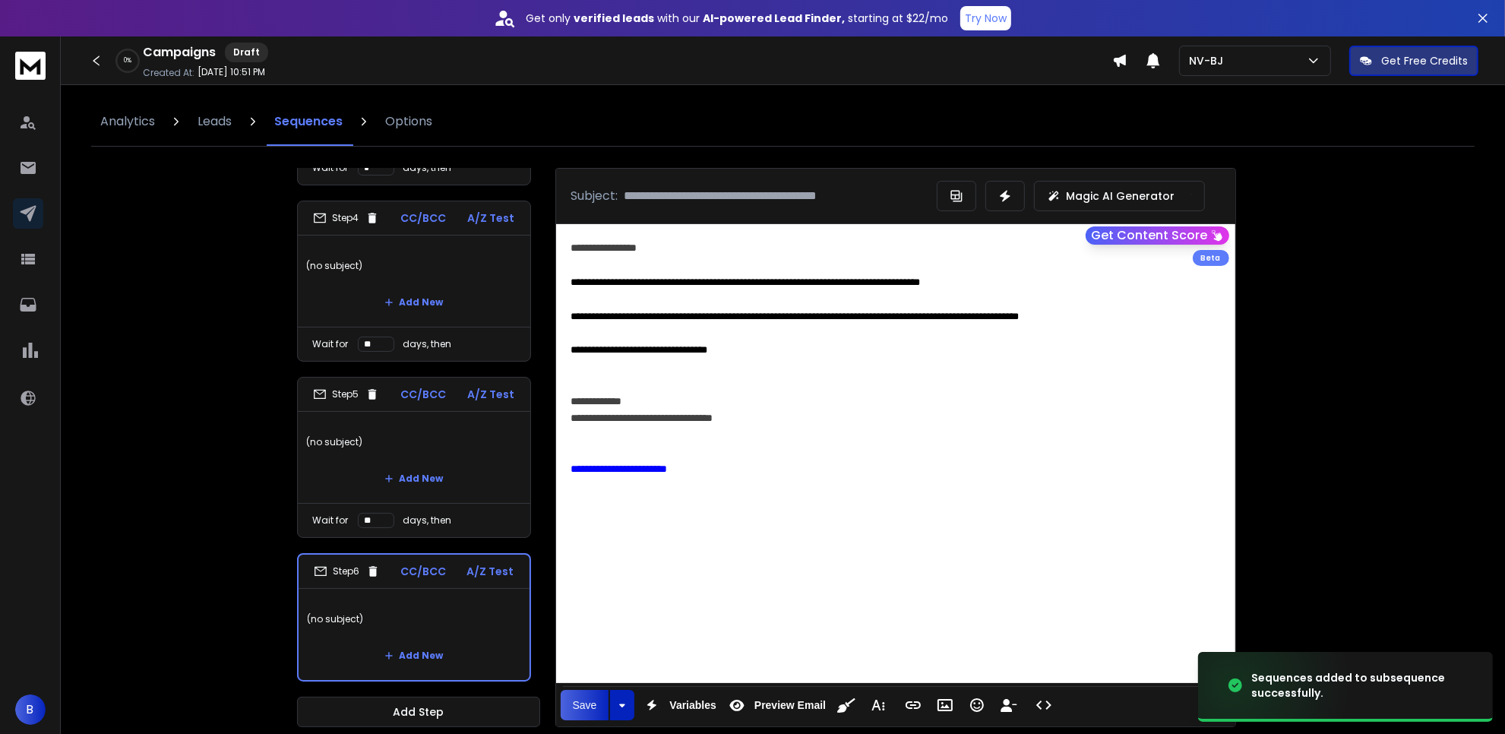
scroll to position [0, 0]
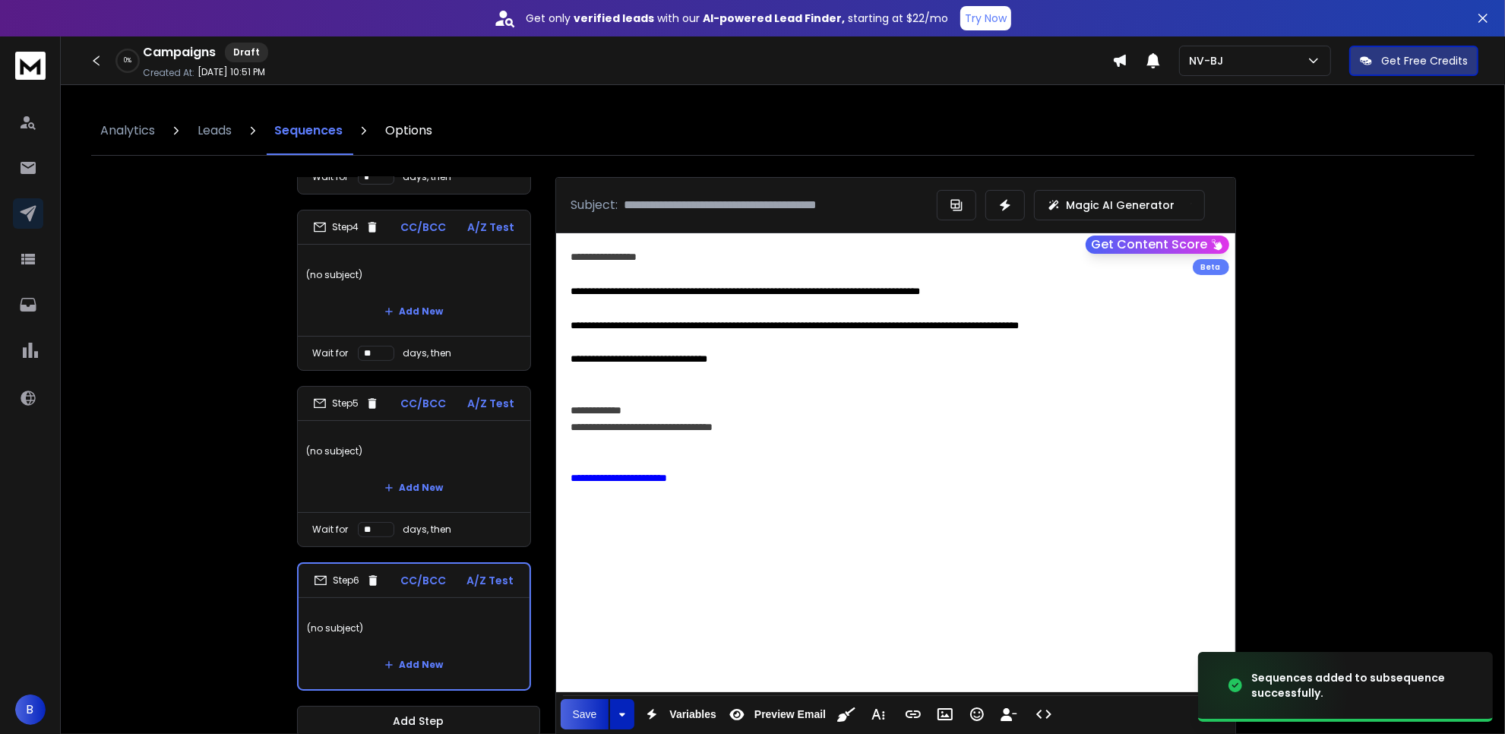
click at [415, 137] on p "Options" at bounding box center [408, 131] width 47 height 18
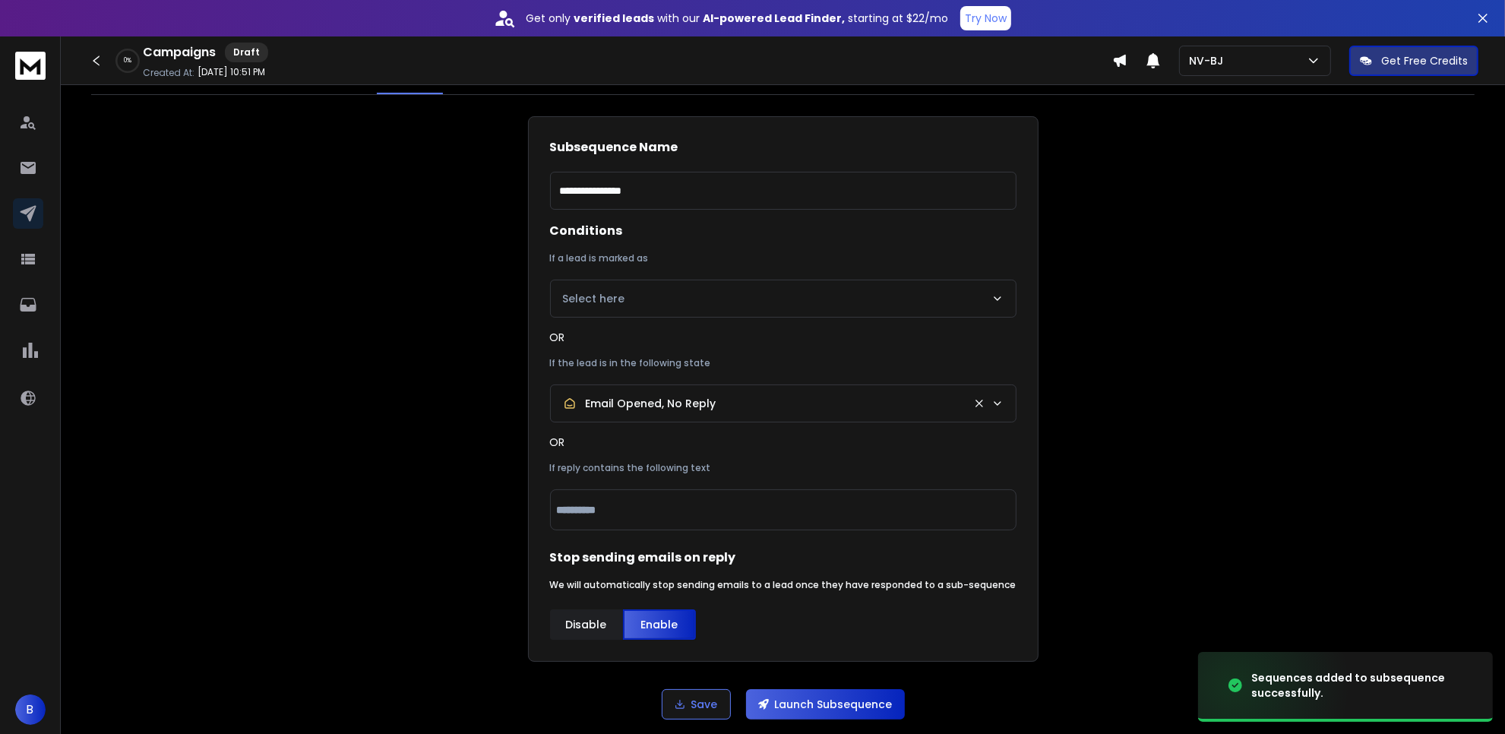
scroll to position [89, 0]
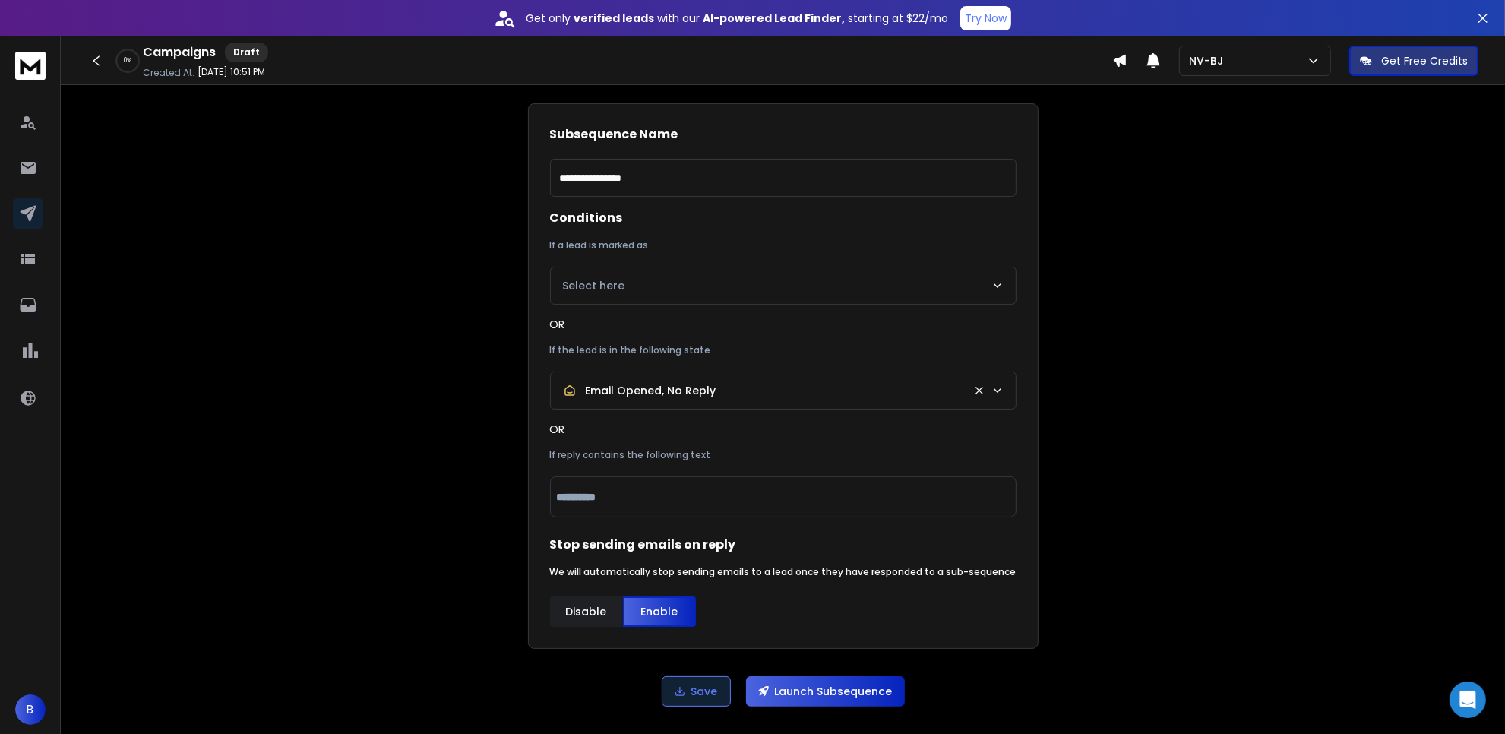
click at [688, 684] on button "Save" at bounding box center [696, 691] width 69 height 30
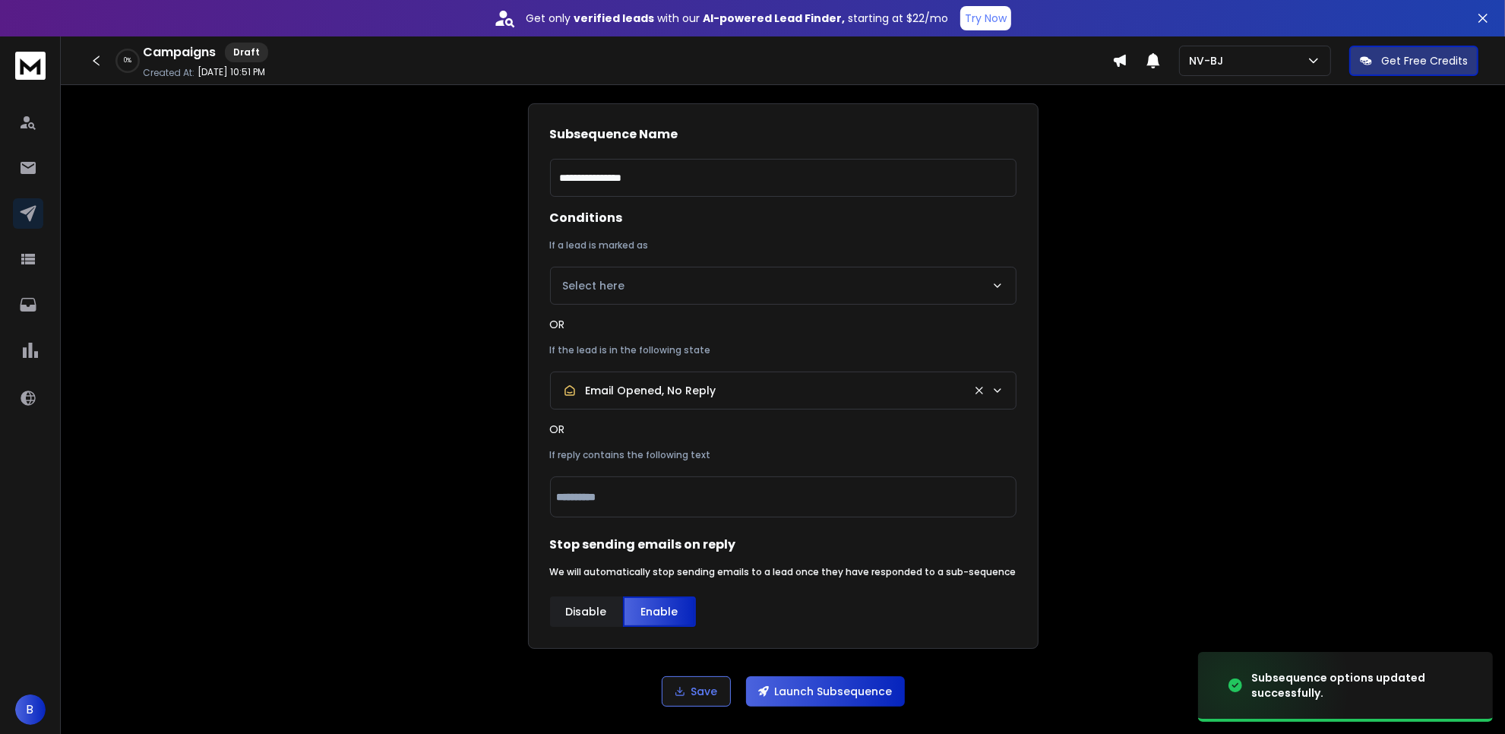
click at [845, 693] on button "Launch Subsequence" at bounding box center [825, 691] width 159 height 30
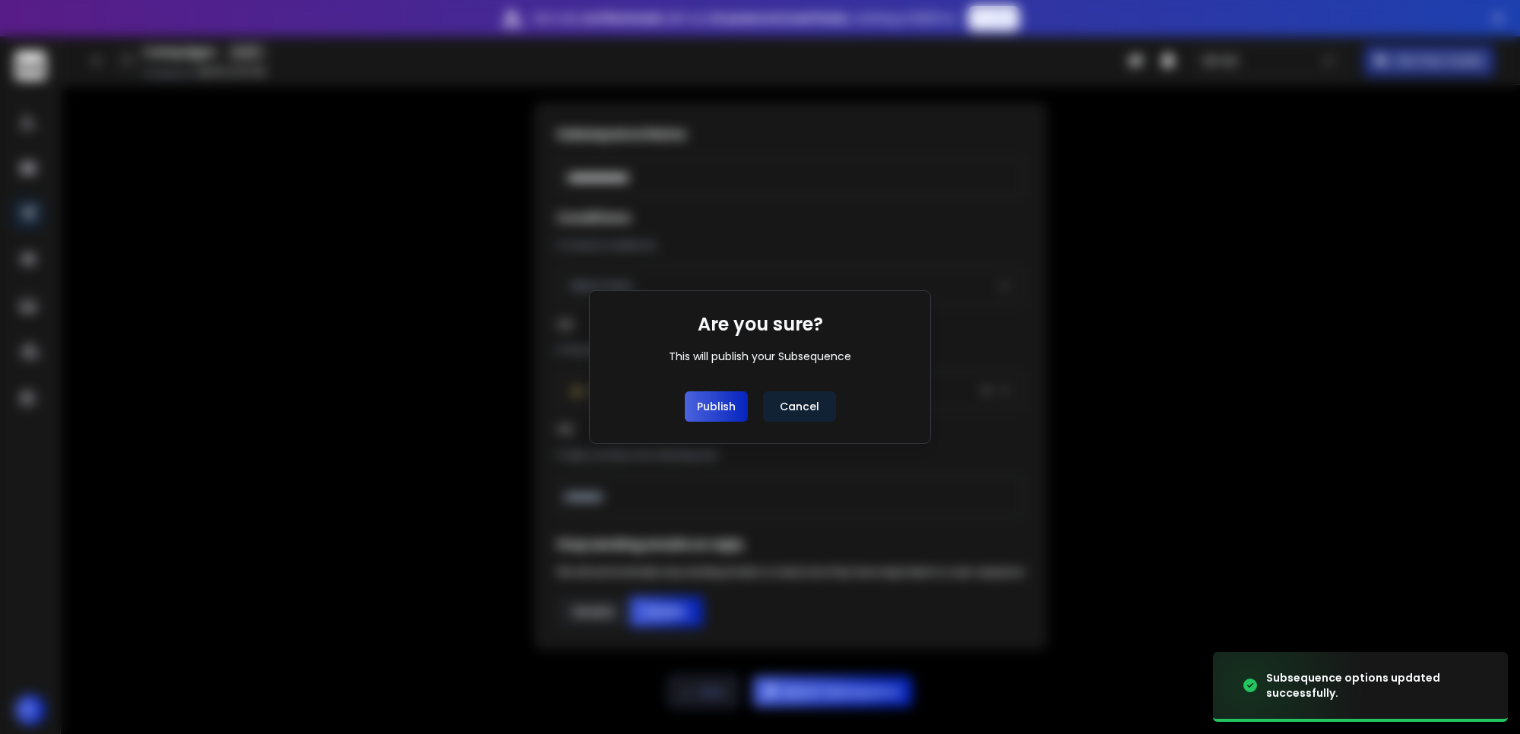
click at [715, 404] on button "Publish" at bounding box center [716, 406] width 63 height 30
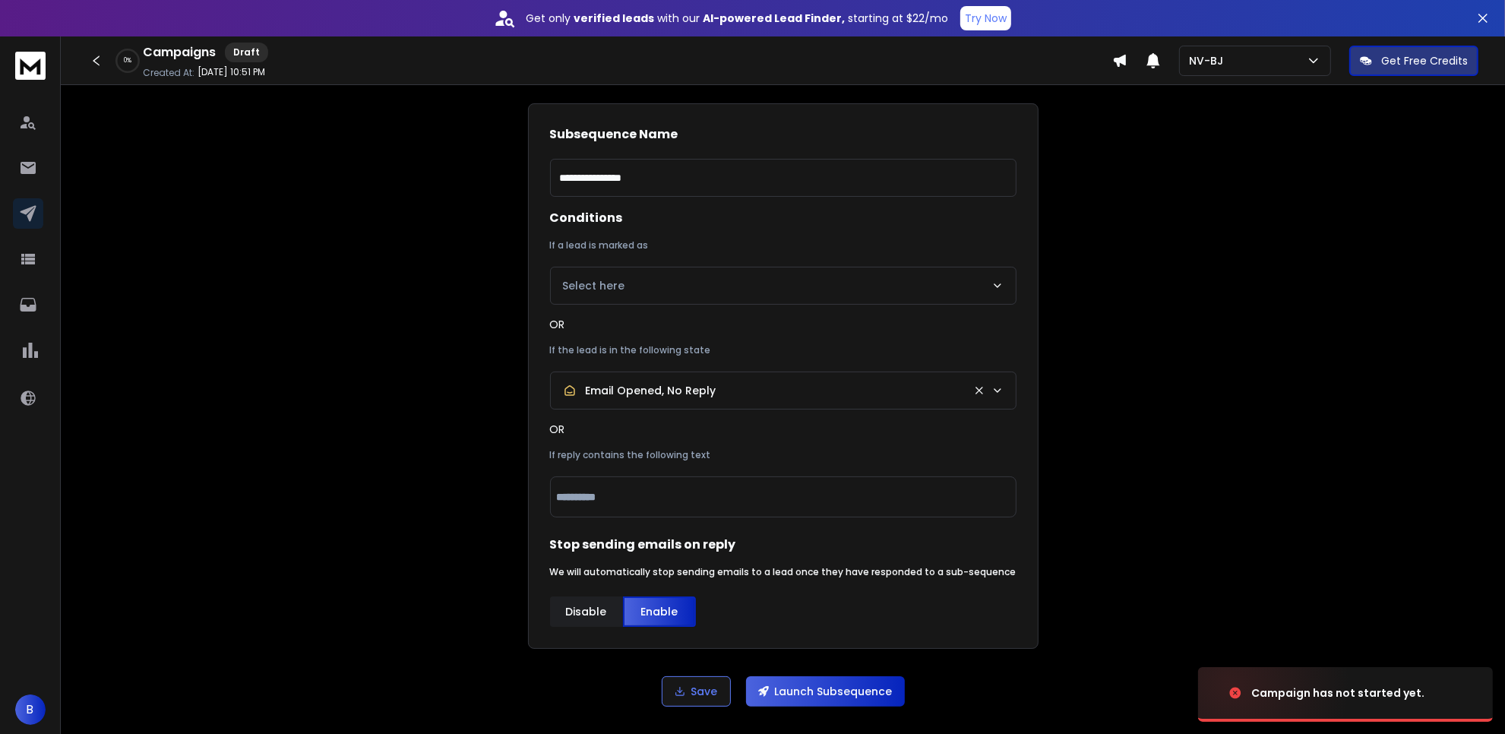
click at [821, 677] on button "Launch Subsequence" at bounding box center [825, 691] width 159 height 30
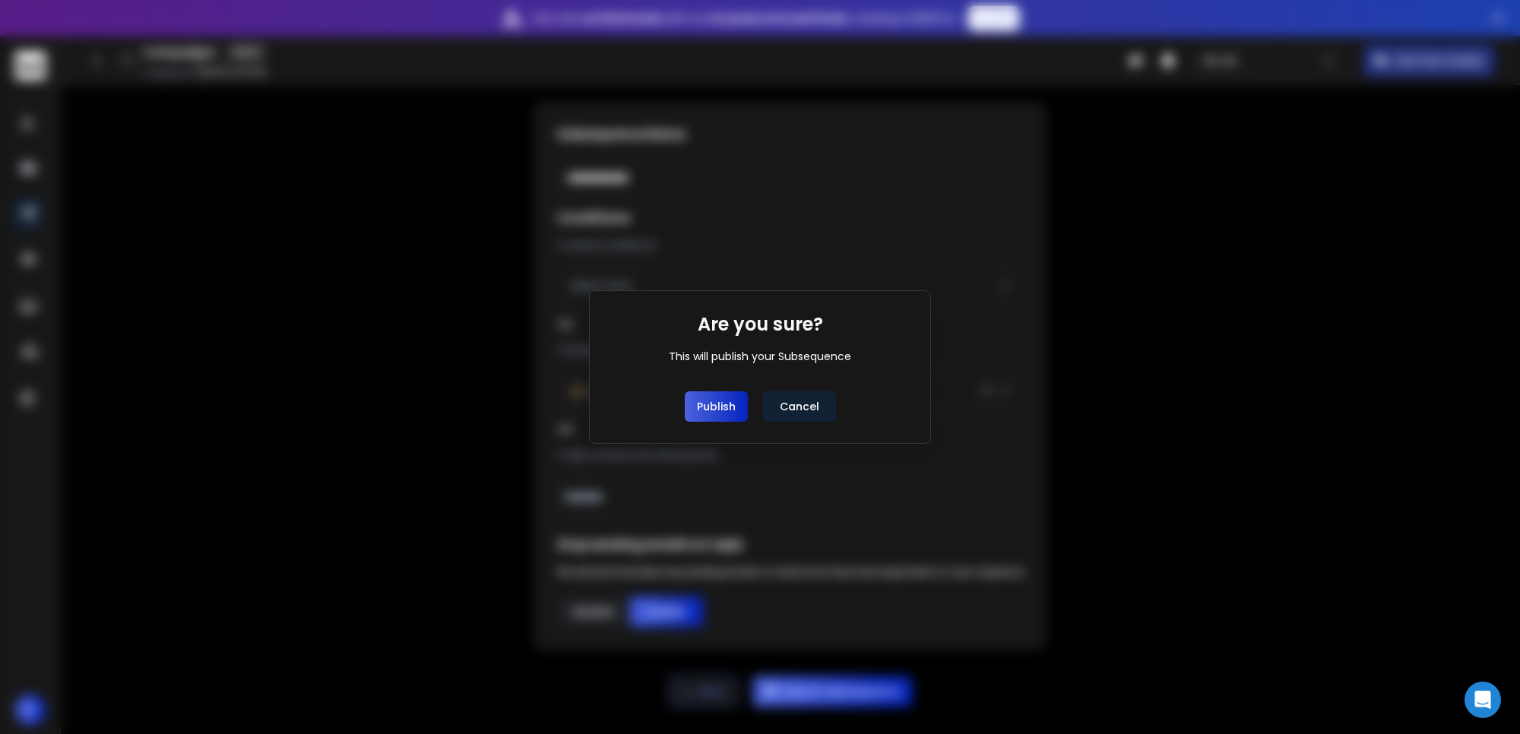
click at [720, 393] on button "Publish" at bounding box center [716, 406] width 63 height 30
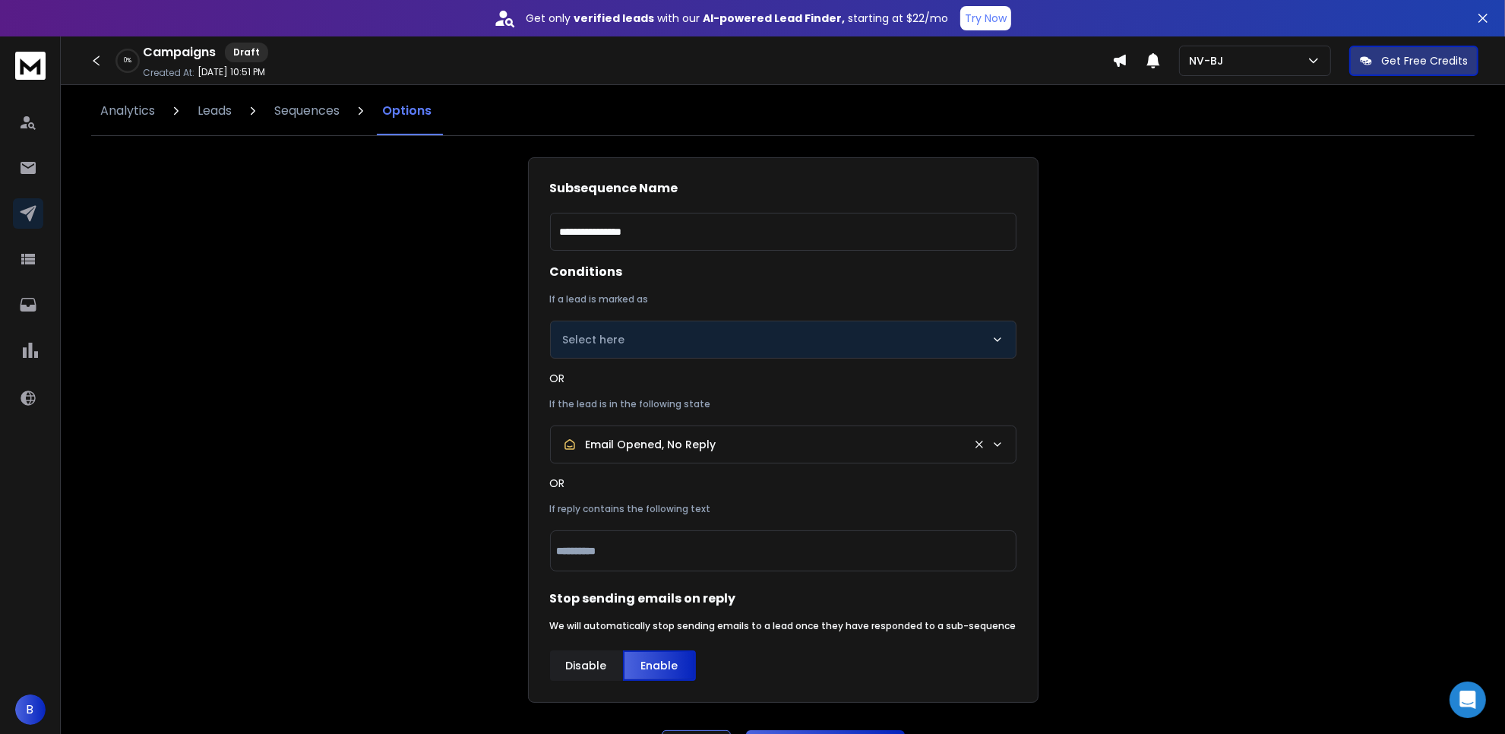
scroll to position [0, 0]
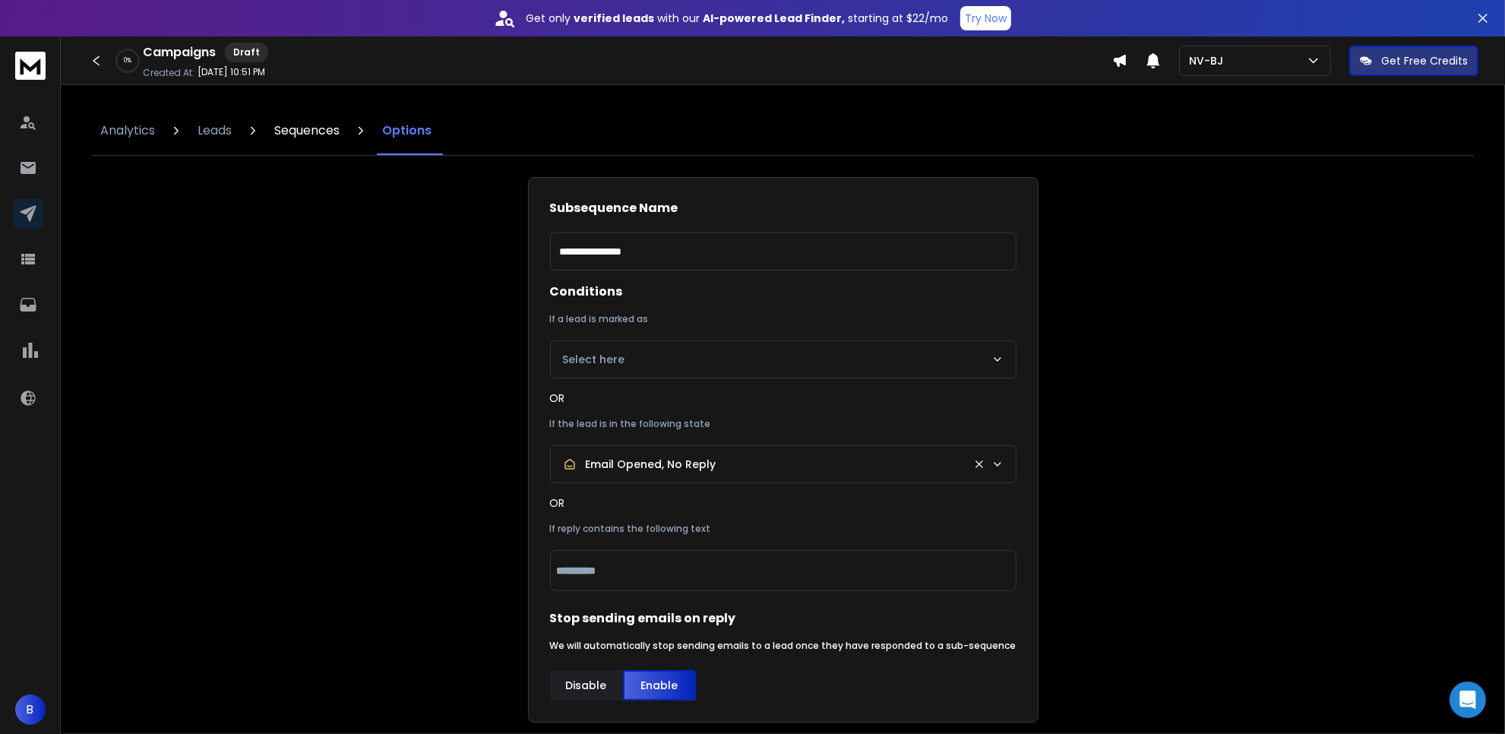
click at [318, 135] on p "Sequences" at bounding box center [306, 131] width 65 height 18
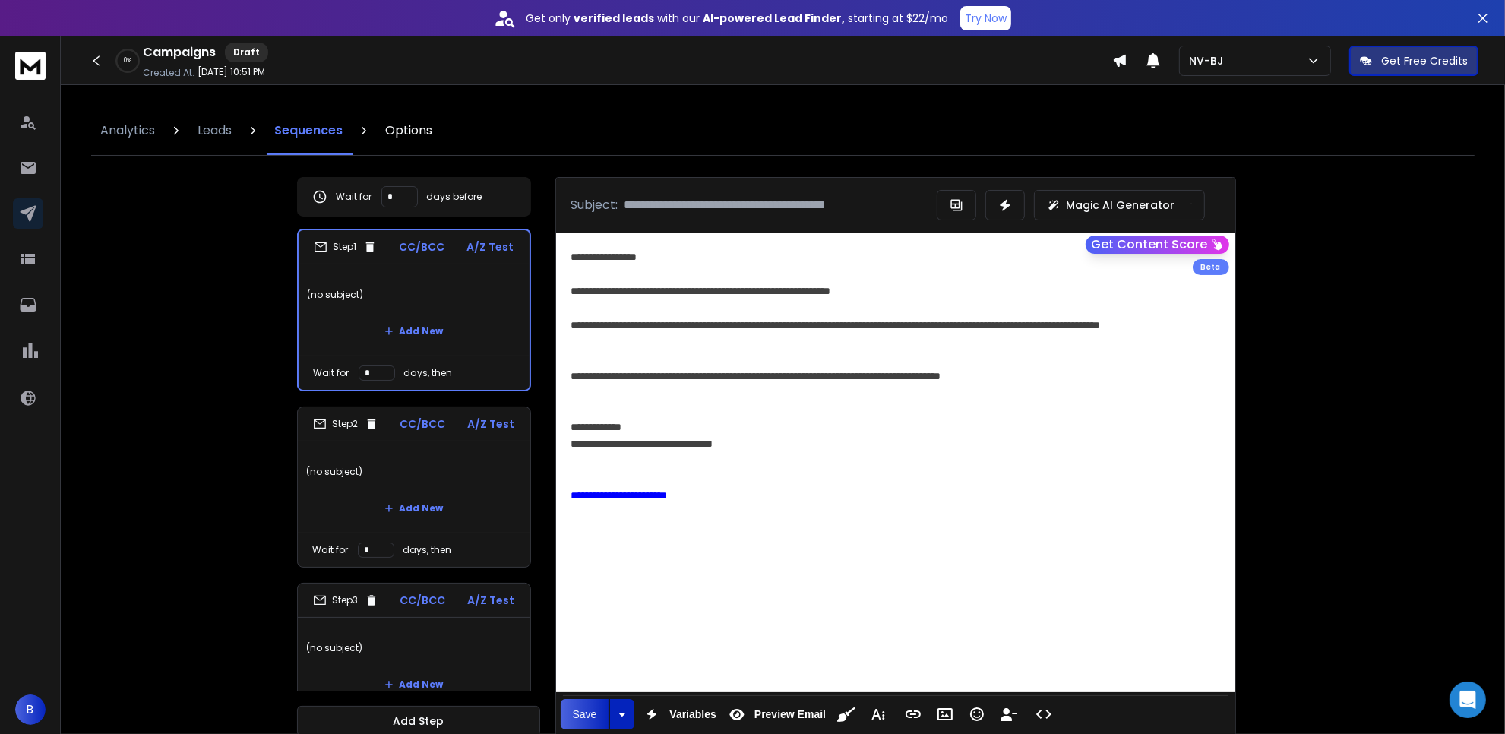
click at [408, 135] on p "Options" at bounding box center [408, 131] width 47 height 18
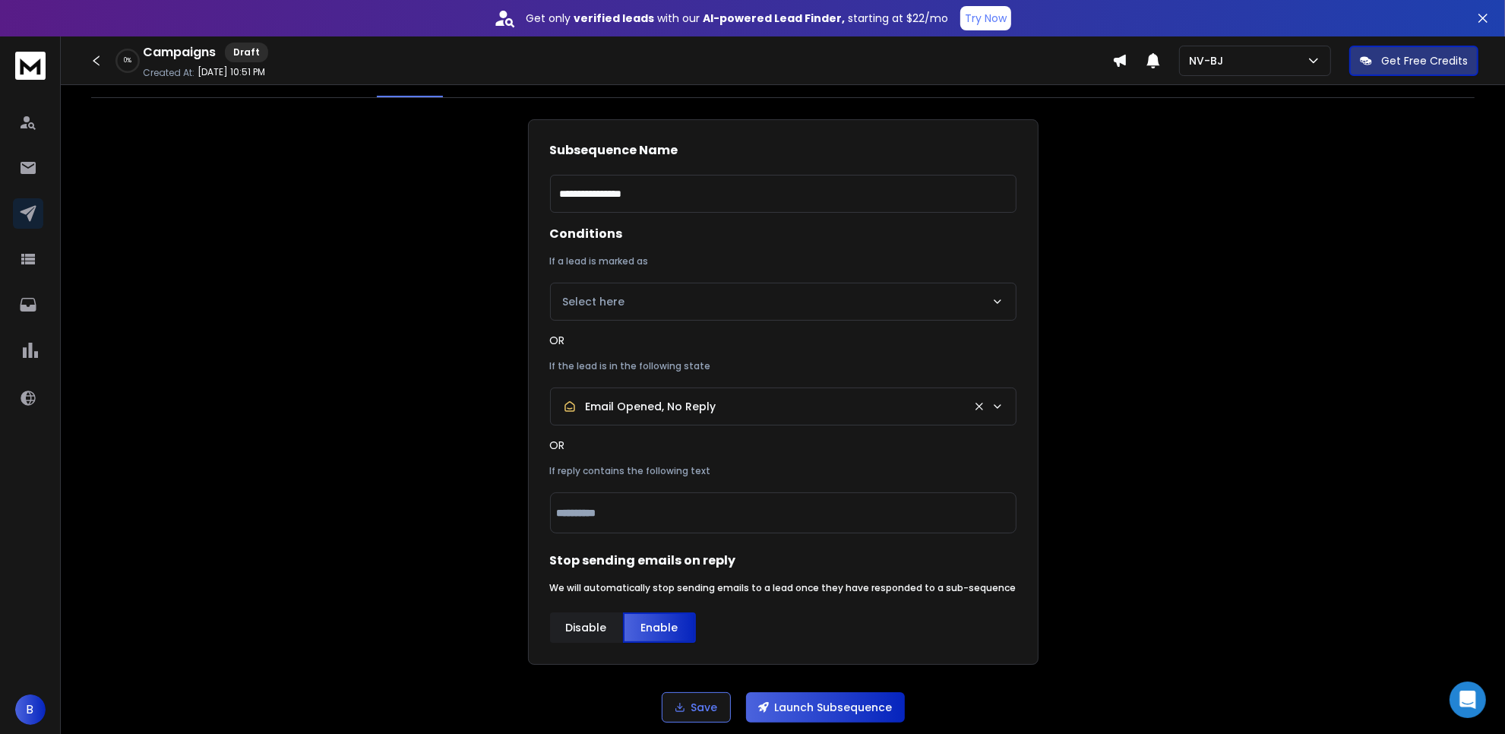
scroll to position [89, 0]
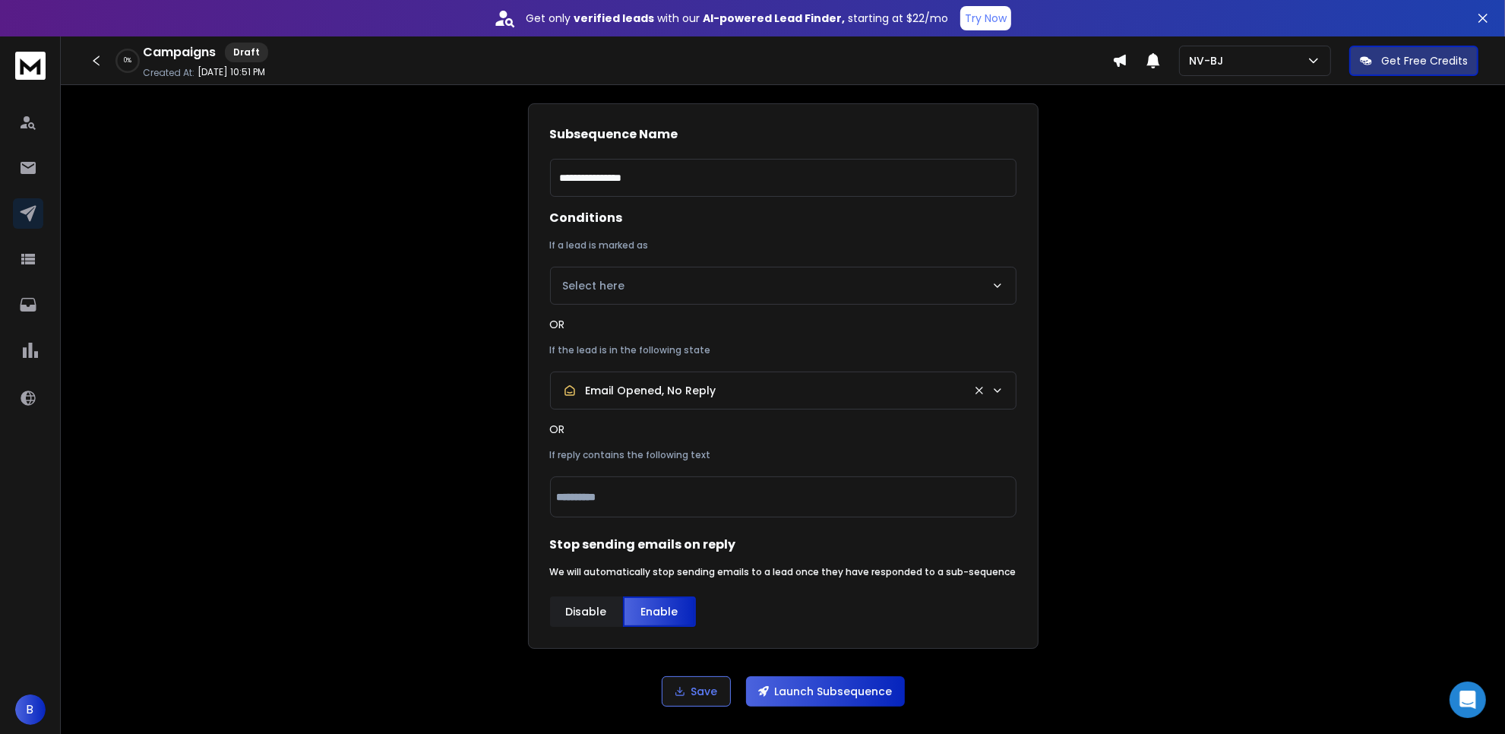
drag, startPoint x: 834, startPoint y: 674, endPoint x: 837, endPoint y: 684, distance: 10.3
click at [836, 680] on form "**********" at bounding box center [783, 404] width 1372 height 603
click at [840, 693] on button "Launch Subsequence" at bounding box center [825, 691] width 159 height 30
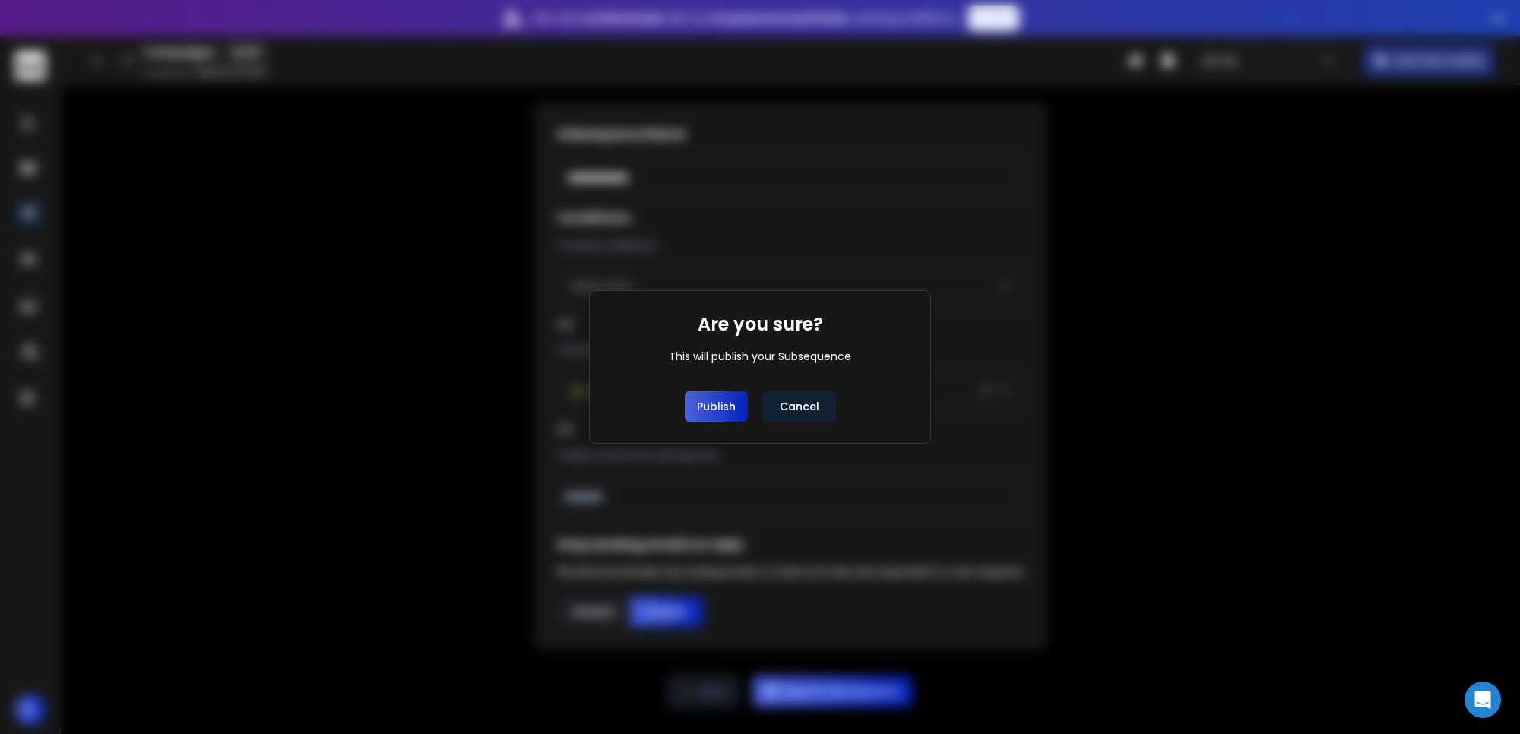
click at [707, 400] on button "Publish" at bounding box center [716, 406] width 63 height 30
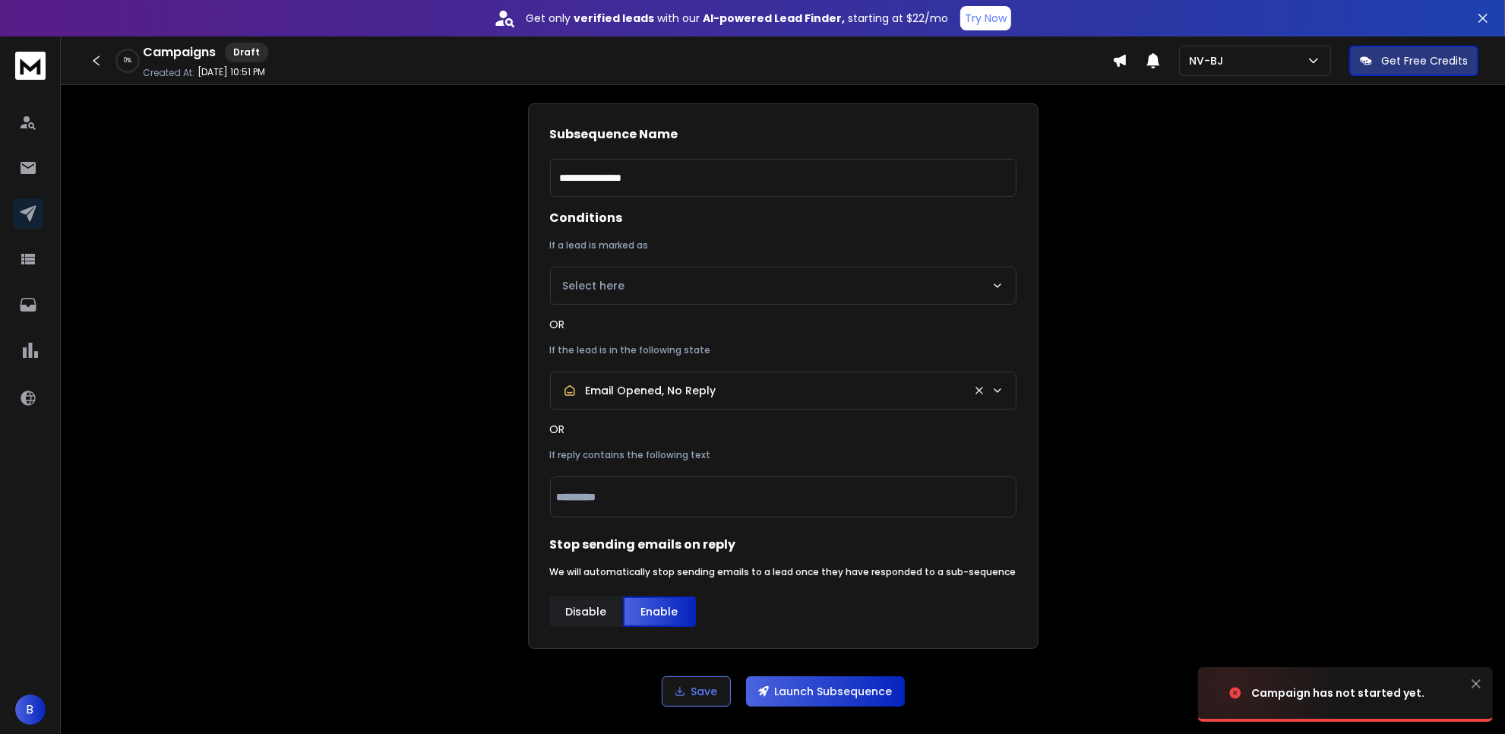
click at [1309, 677] on div "Campaign has not started yet." at bounding box center [1327, 693] width 233 height 52
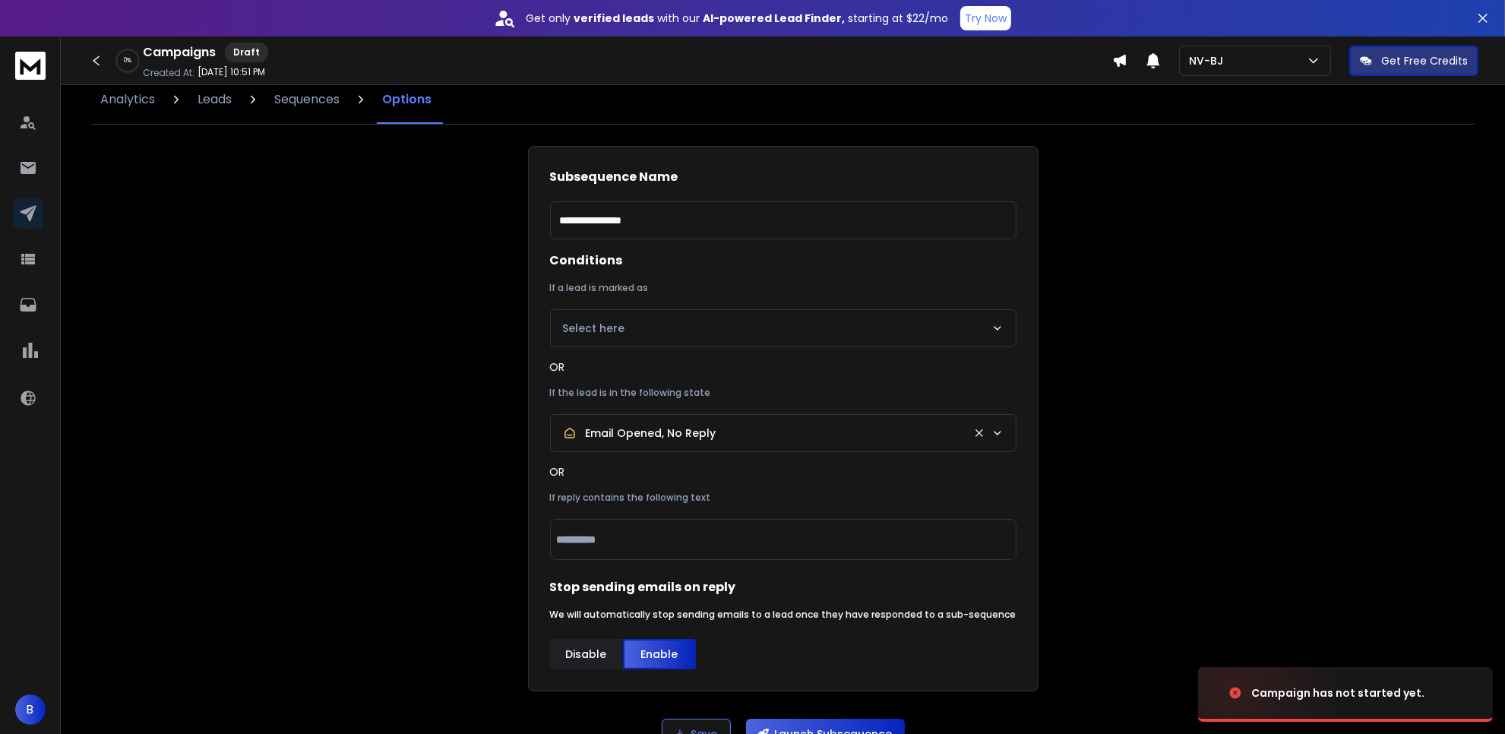
scroll to position [0, 0]
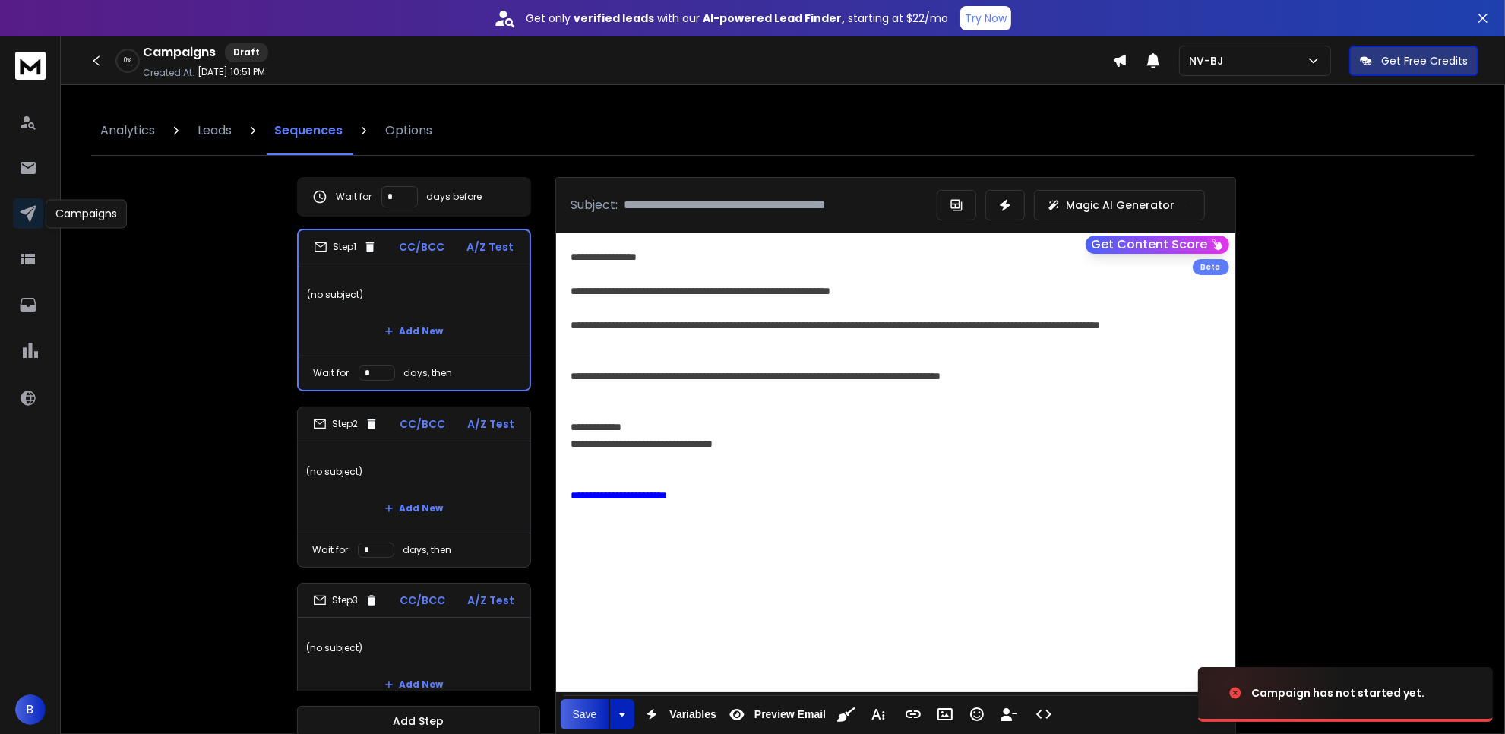
click at [25, 218] on icon at bounding box center [28, 213] width 18 height 18
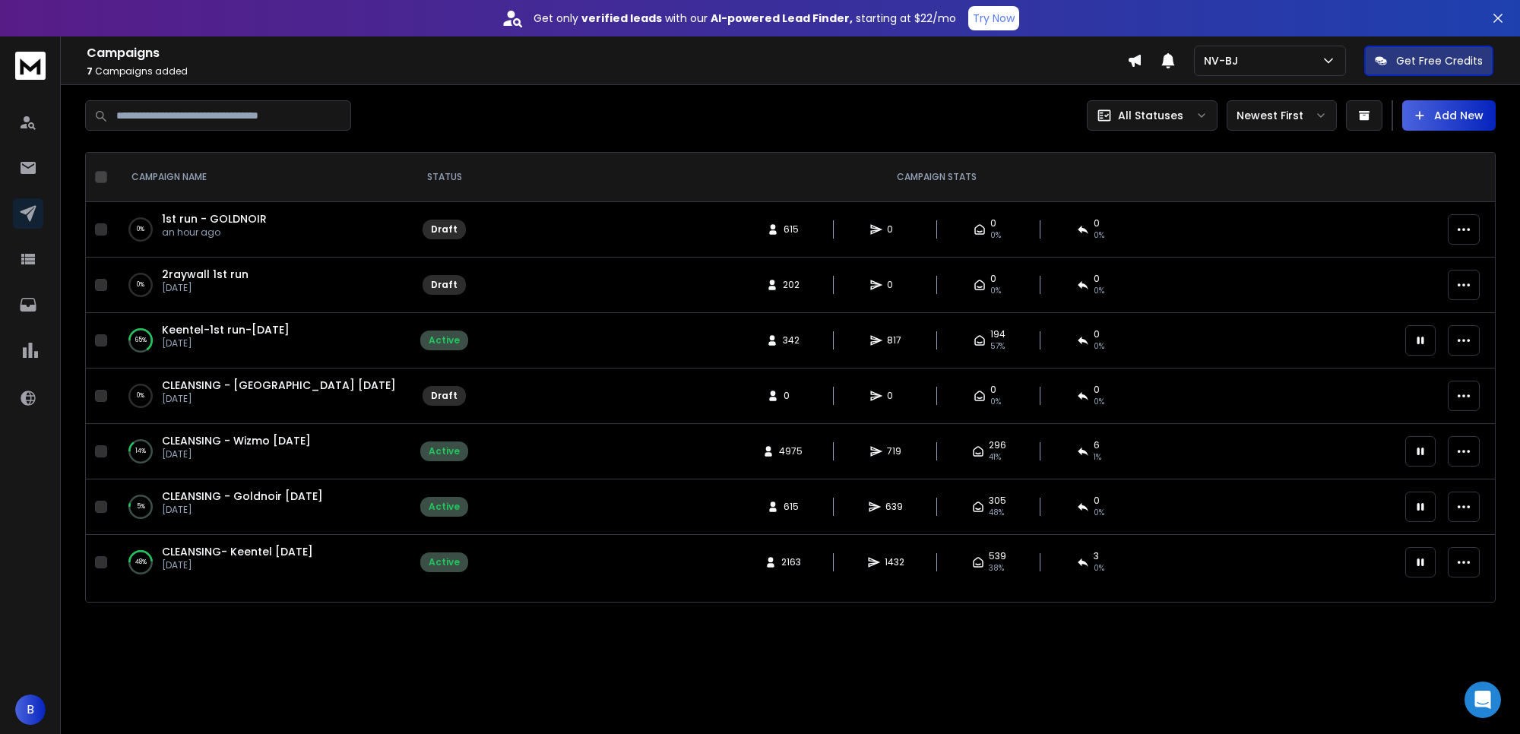
click at [247, 224] on span "1st run - GOLDNOIR" at bounding box center [214, 218] width 105 height 15
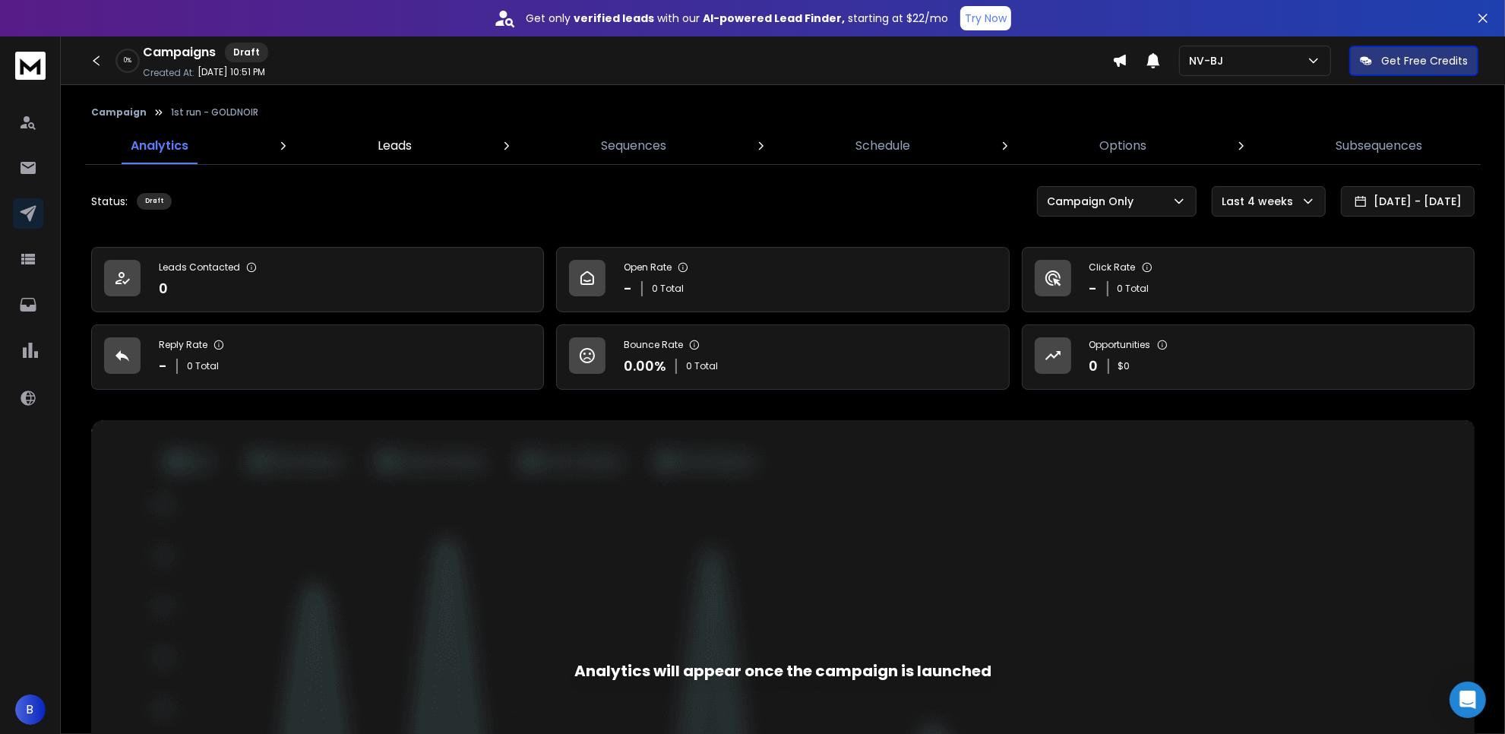
click at [403, 135] on link "Leads" at bounding box center [395, 146] width 52 height 36
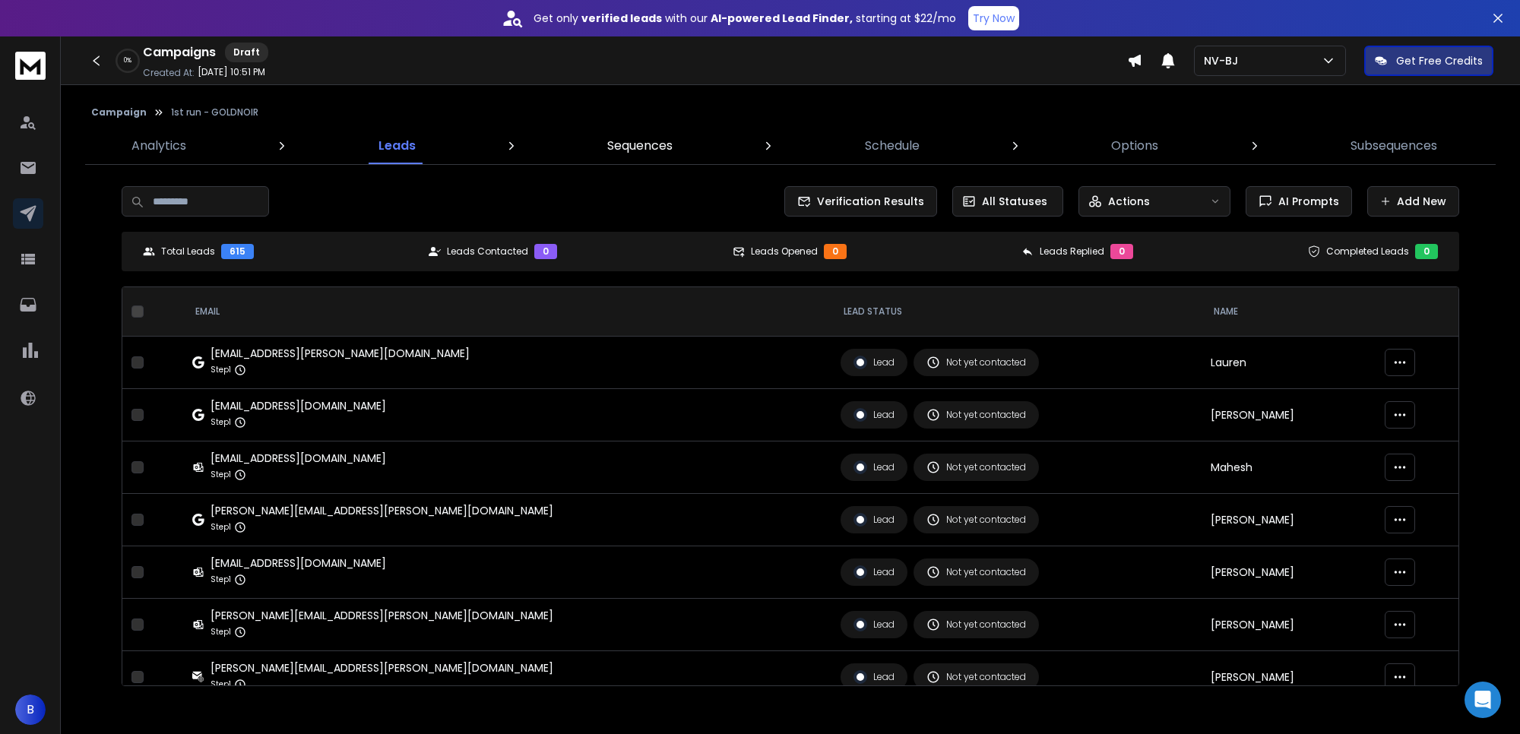
click at [647, 141] on p "Sequences" at bounding box center [639, 146] width 65 height 18
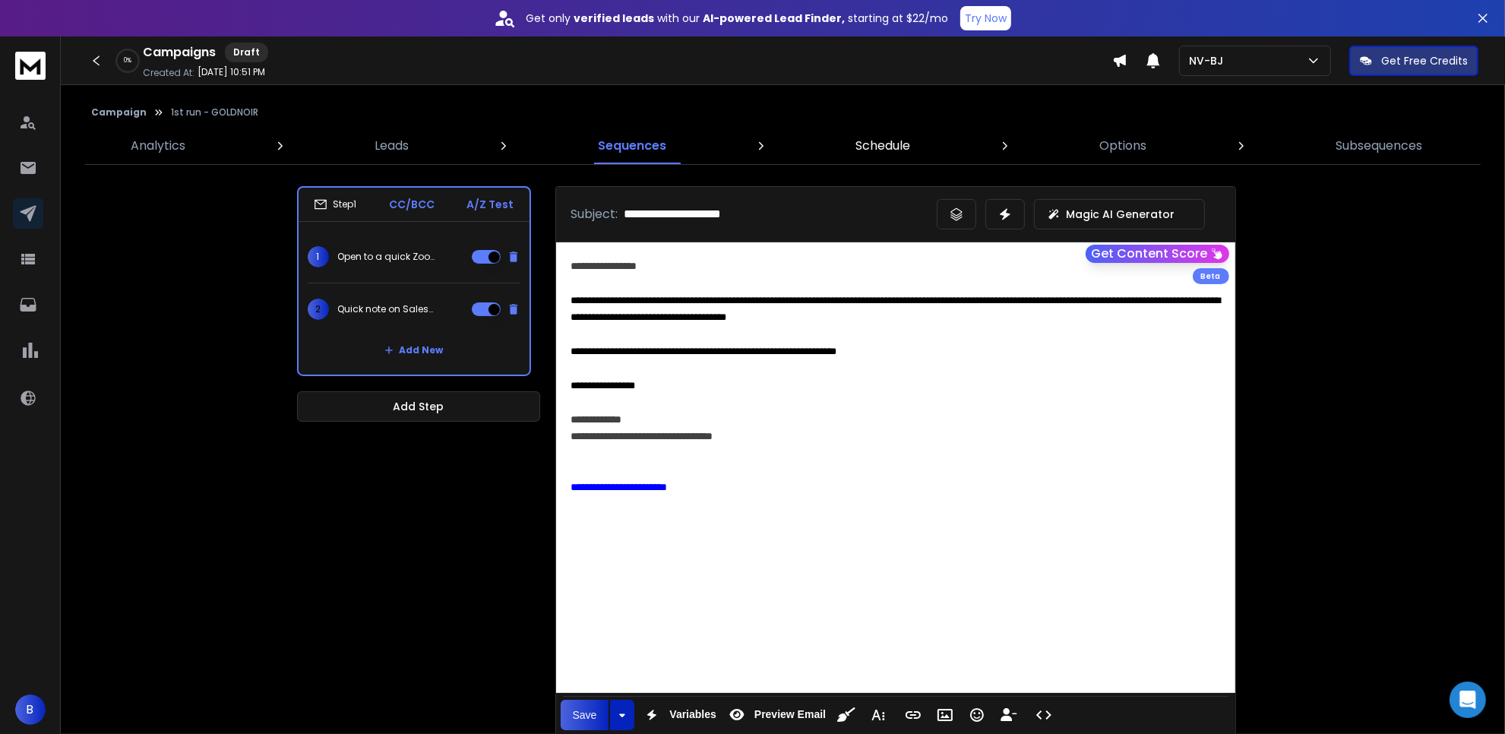
click at [885, 145] on p "Schedule" at bounding box center [883, 146] width 55 height 18
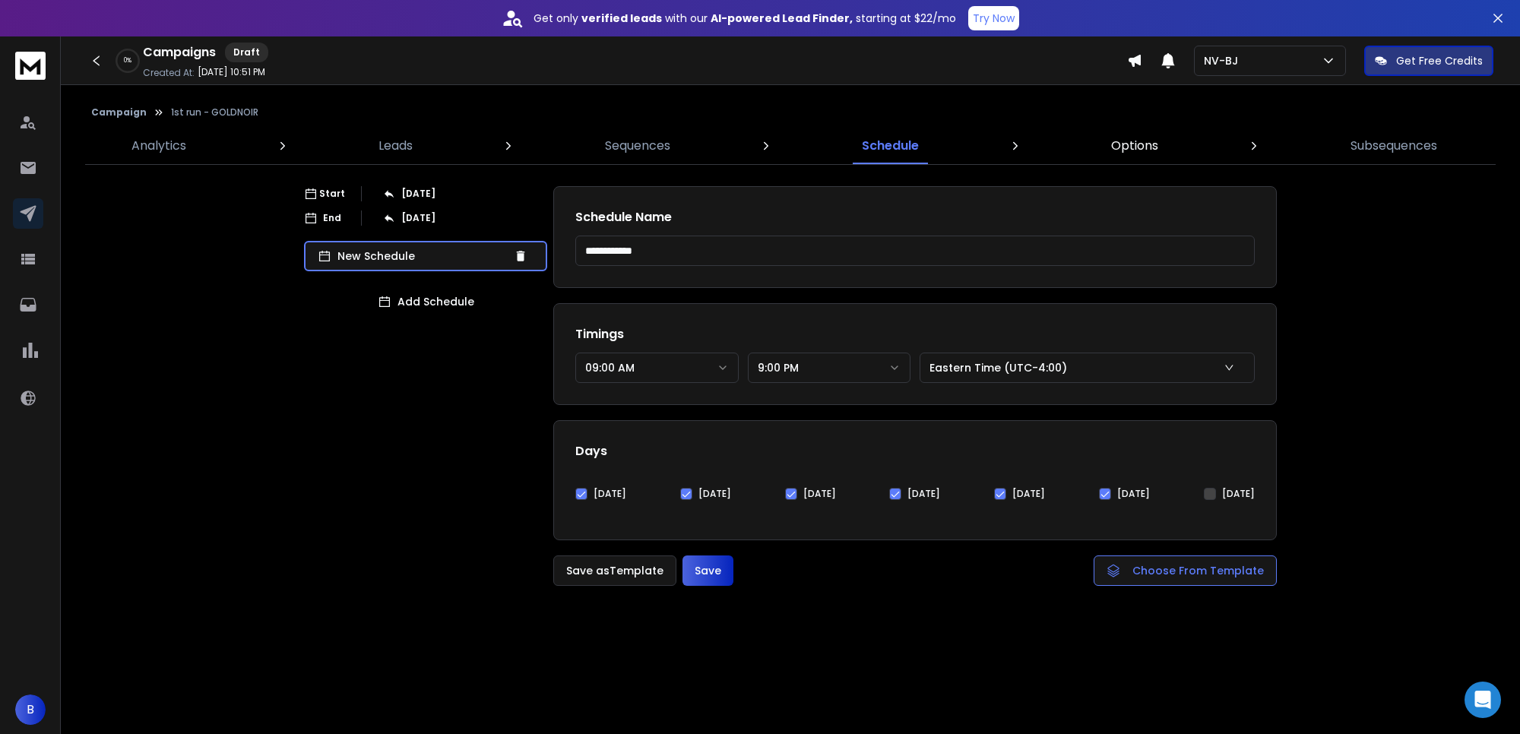
click at [1128, 144] on p "Options" at bounding box center [1134, 146] width 47 height 18
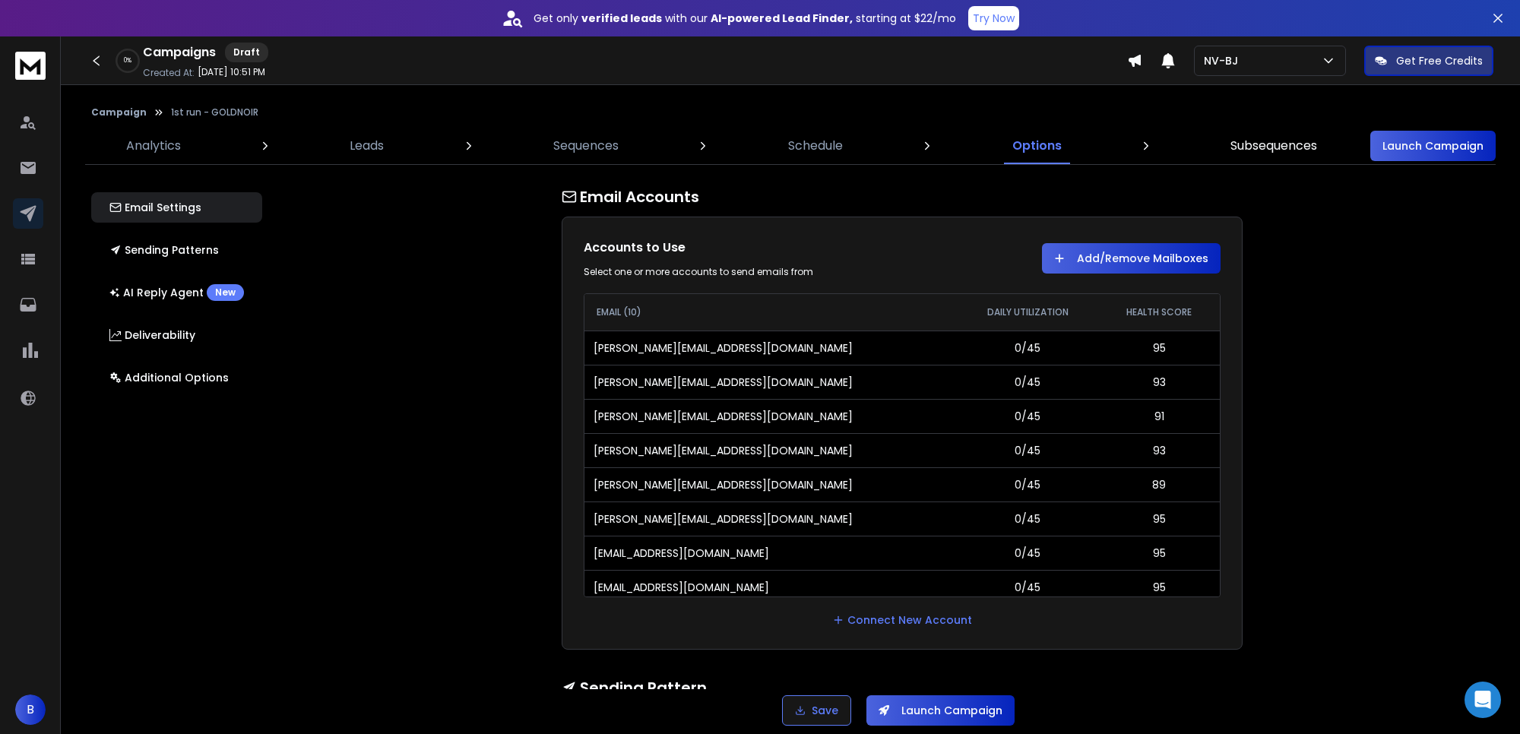
click at [1287, 148] on p "Subsequences" at bounding box center [1273, 146] width 87 height 18
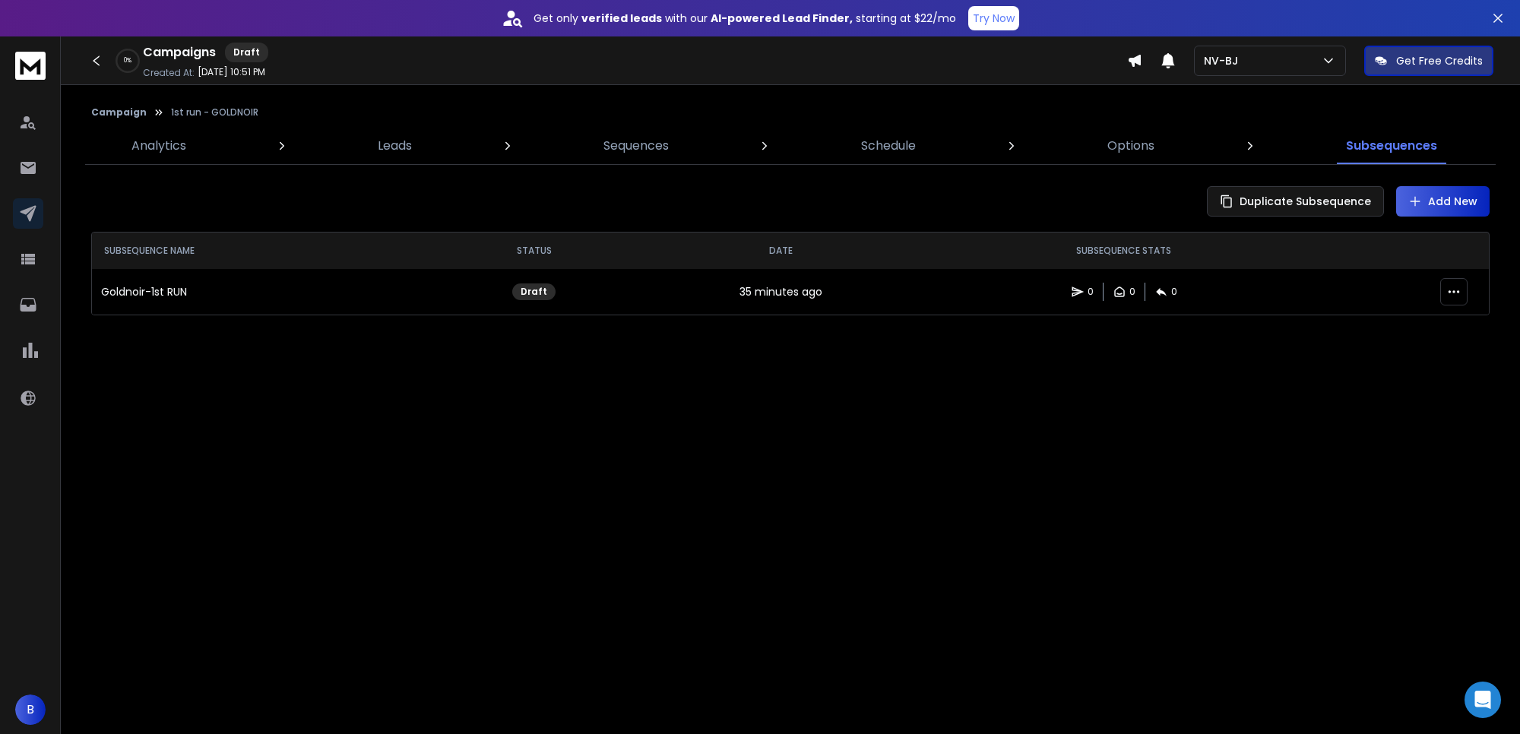
click at [1407, 150] on p "Subsequences" at bounding box center [1391, 146] width 91 height 18
click at [1153, 141] on p "Options" at bounding box center [1130, 146] width 47 height 18
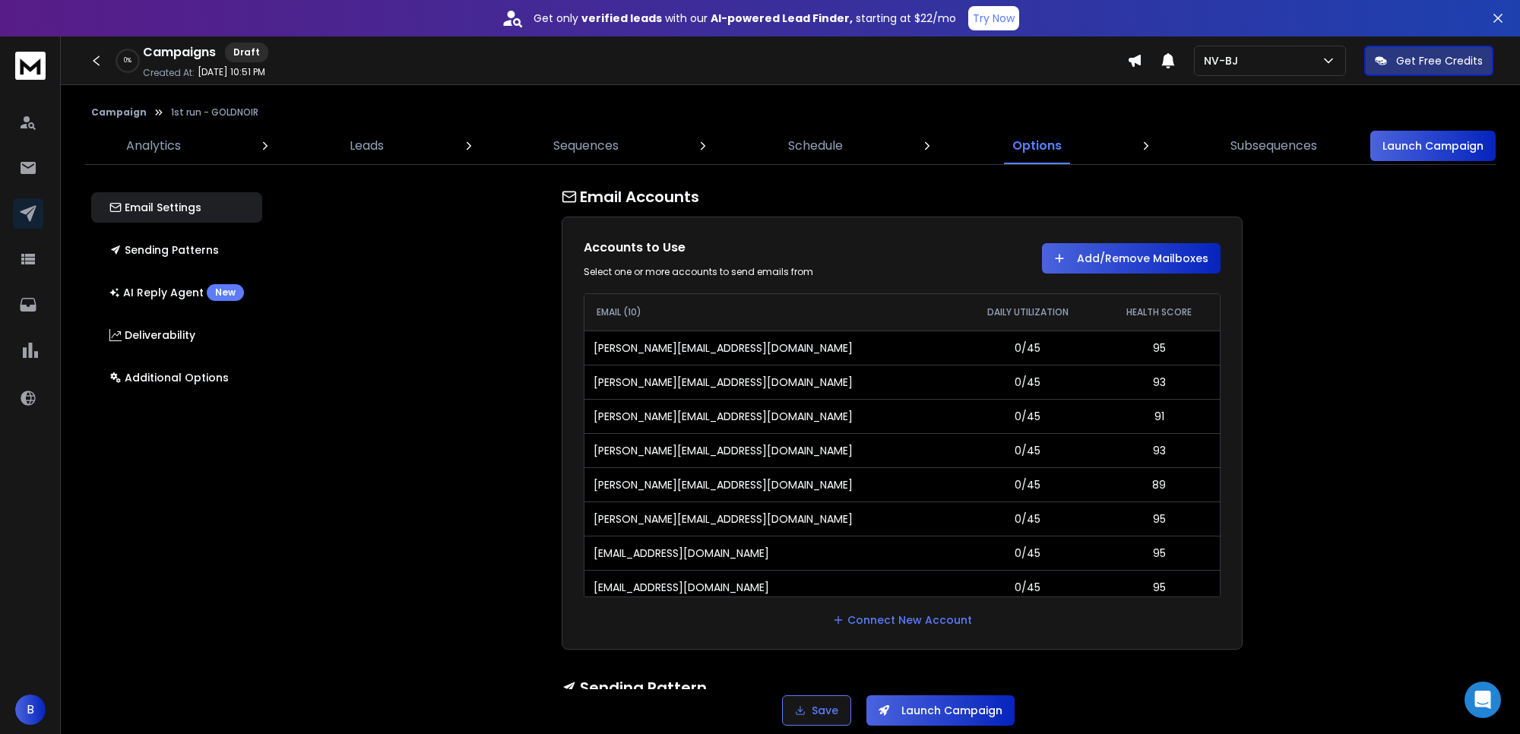
click at [891, 709] on button "Launch Campaign" at bounding box center [940, 710] width 148 height 30
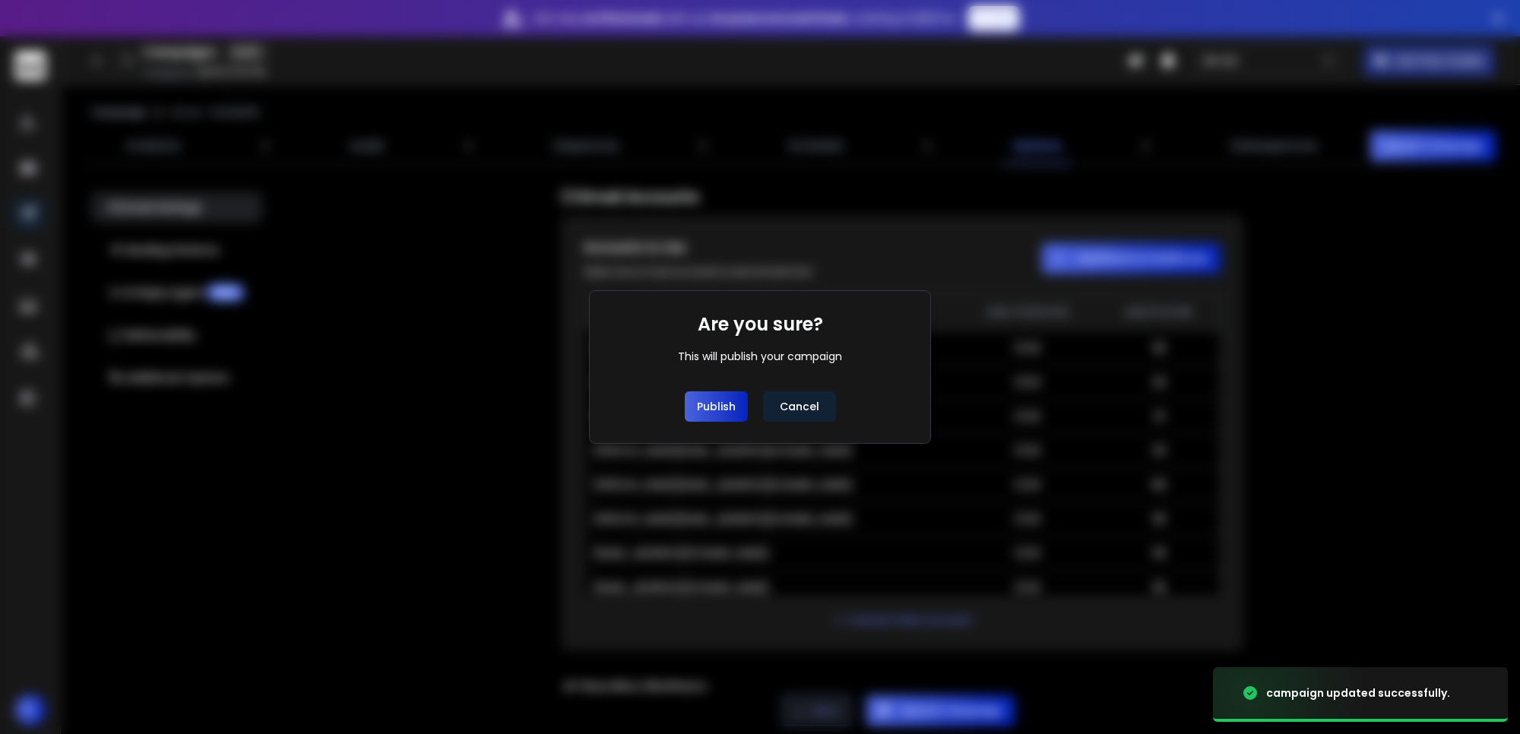
click at [708, 403] on button "Publish" at bounding box center [716, 406] width 63 height 30
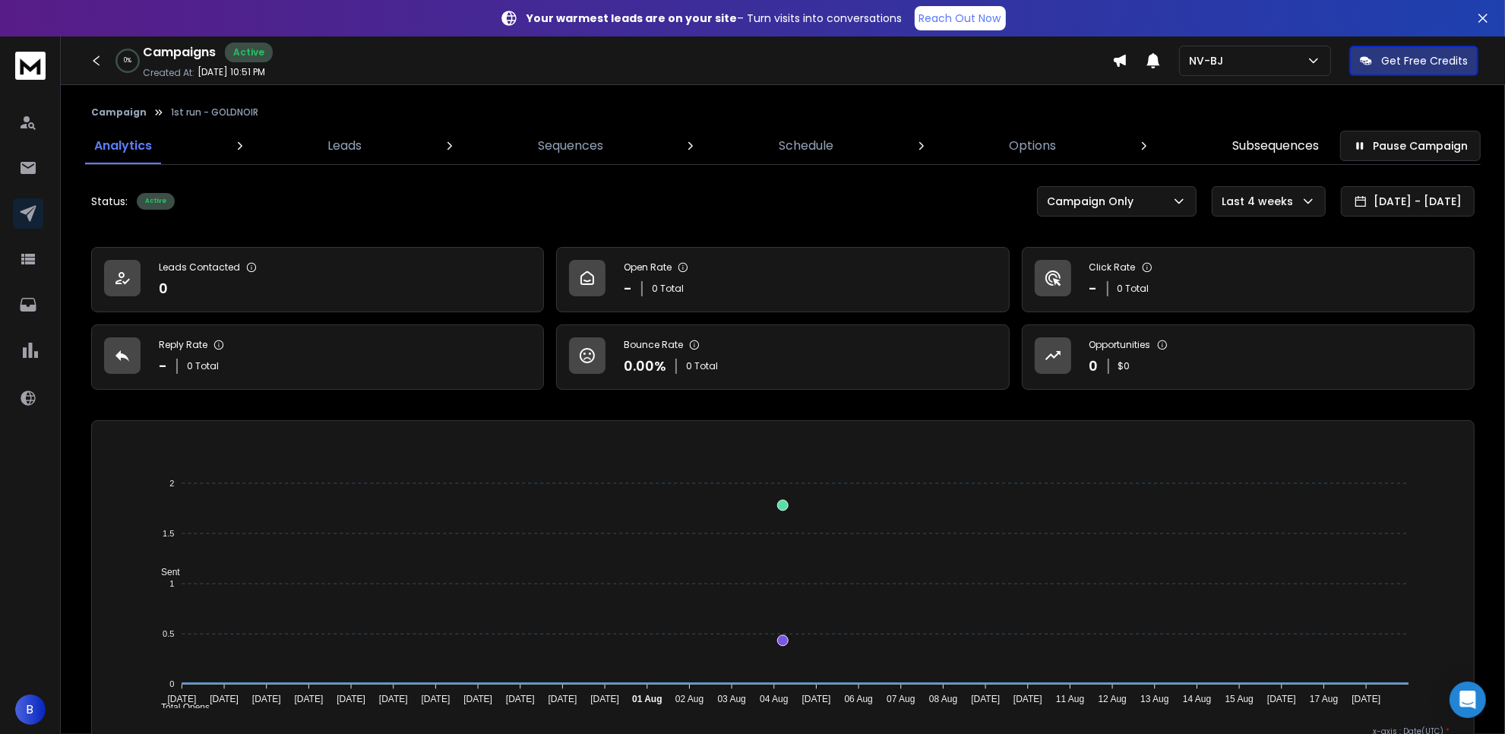
click at [1263, 150] on p "Subsequences" at bounding box center [1276, 146] width 87 height 18
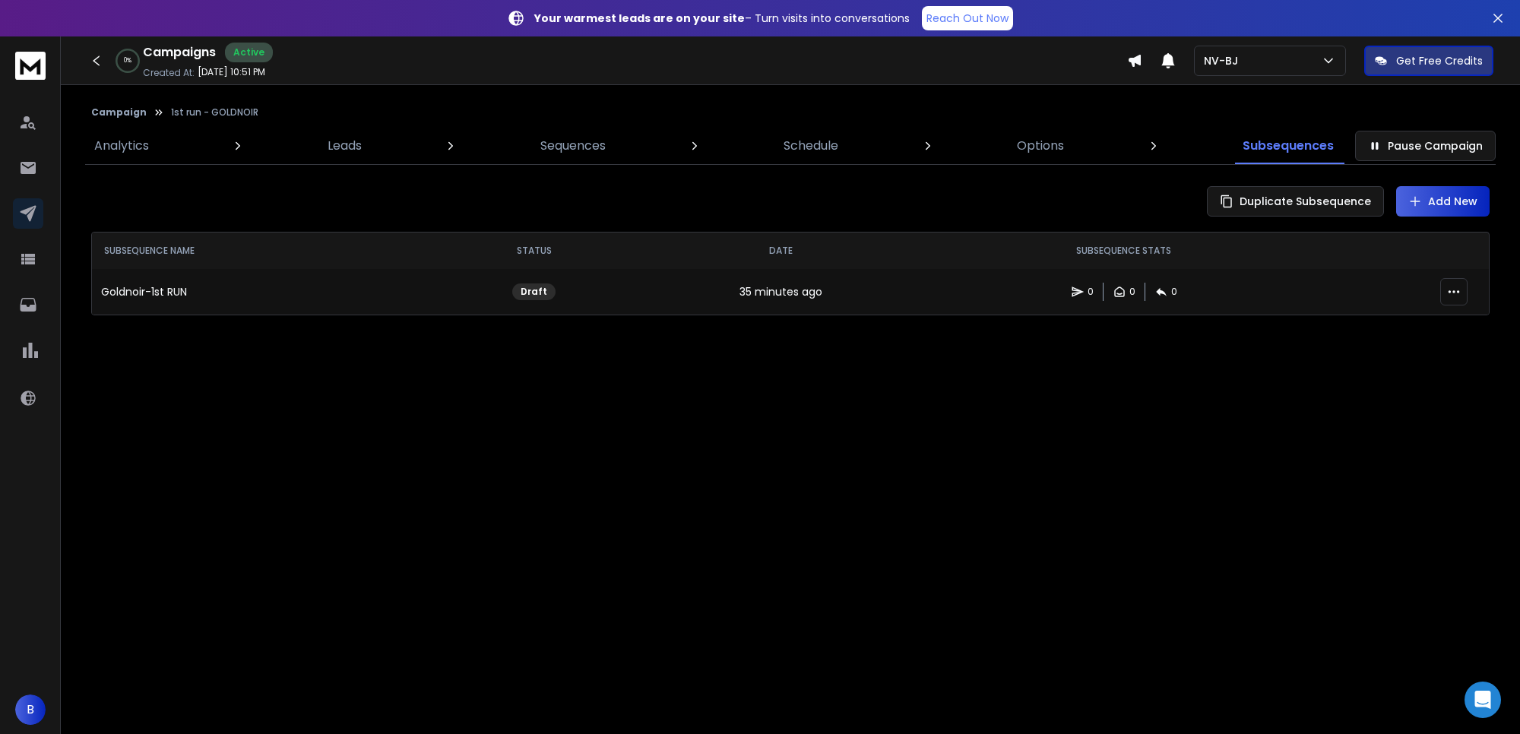
click at [910, 302] on td "35 minutes ago" at bounding box center [781, 292] width 307 height 46
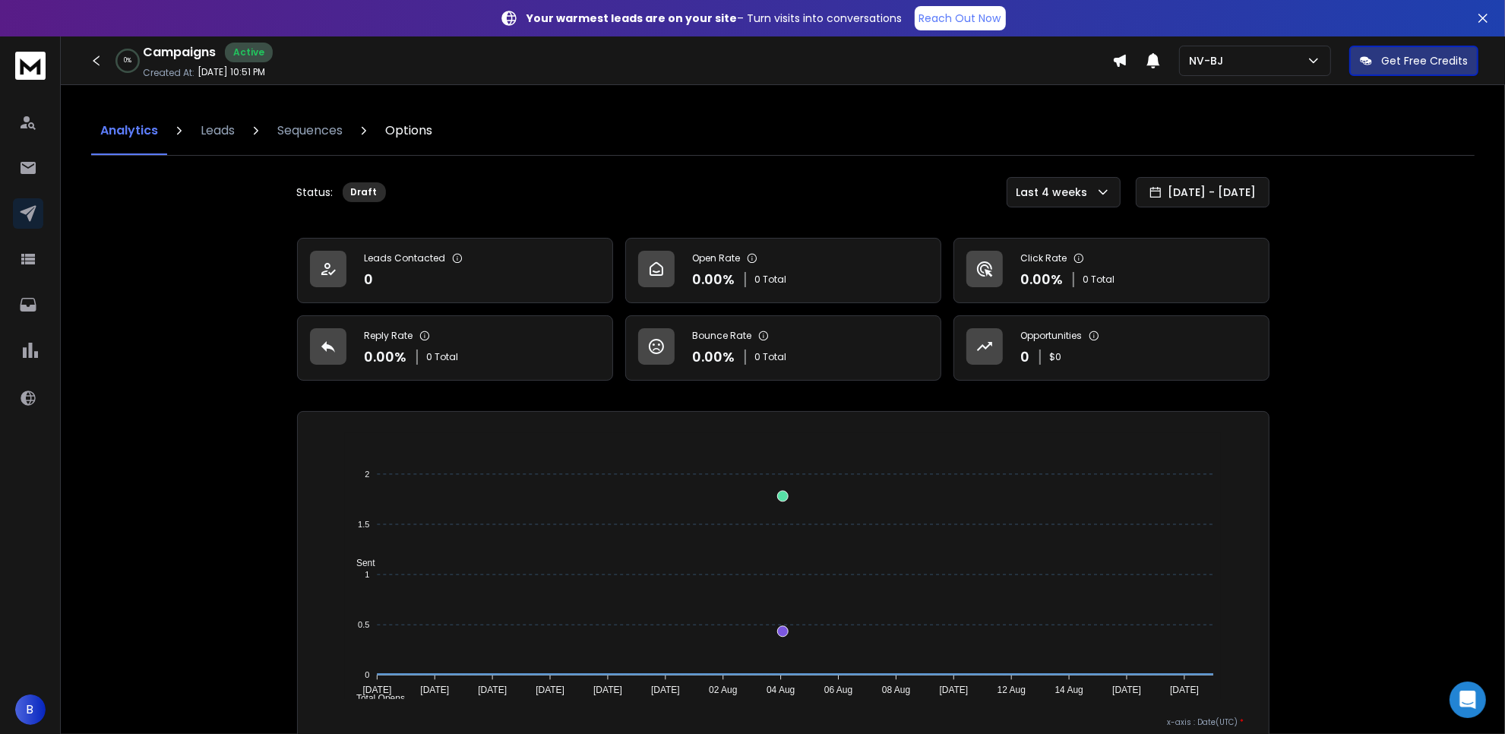
click at [426, 133] on p "Options" at bounding box center [408, 131] width 47 height 18
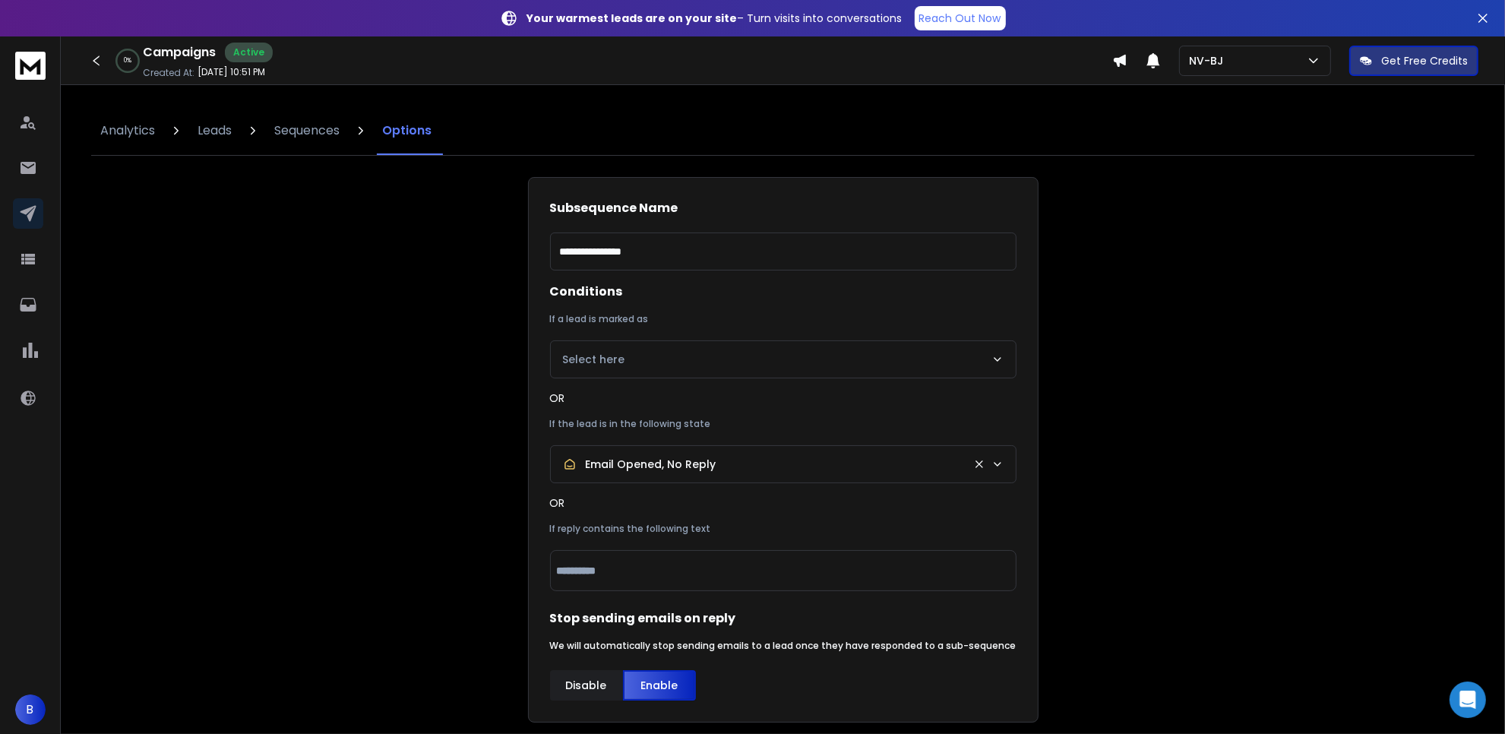
scroll to position [89, 0]
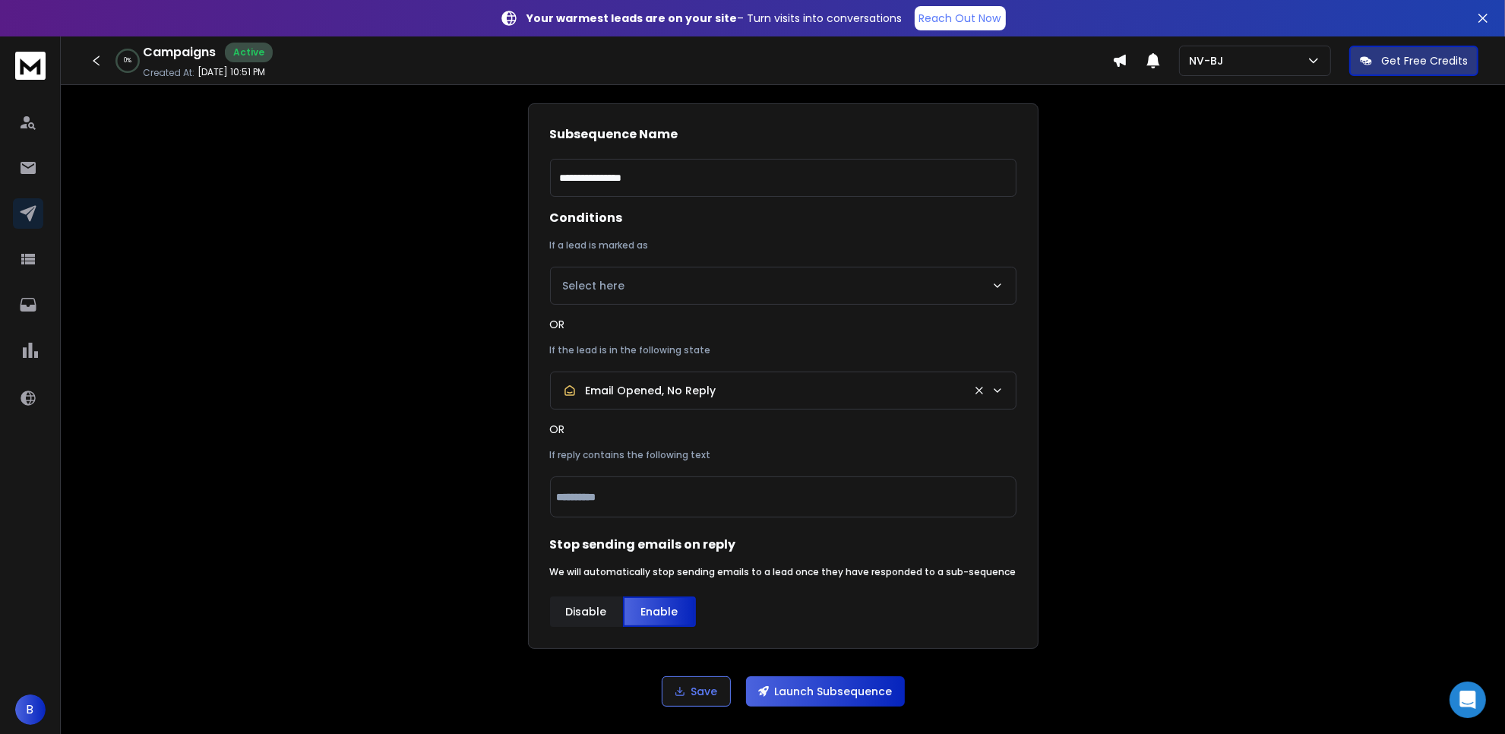
click at [789, 692] on button "Launch Subsequence" at bounding box center [825, 691] width 159 height 30
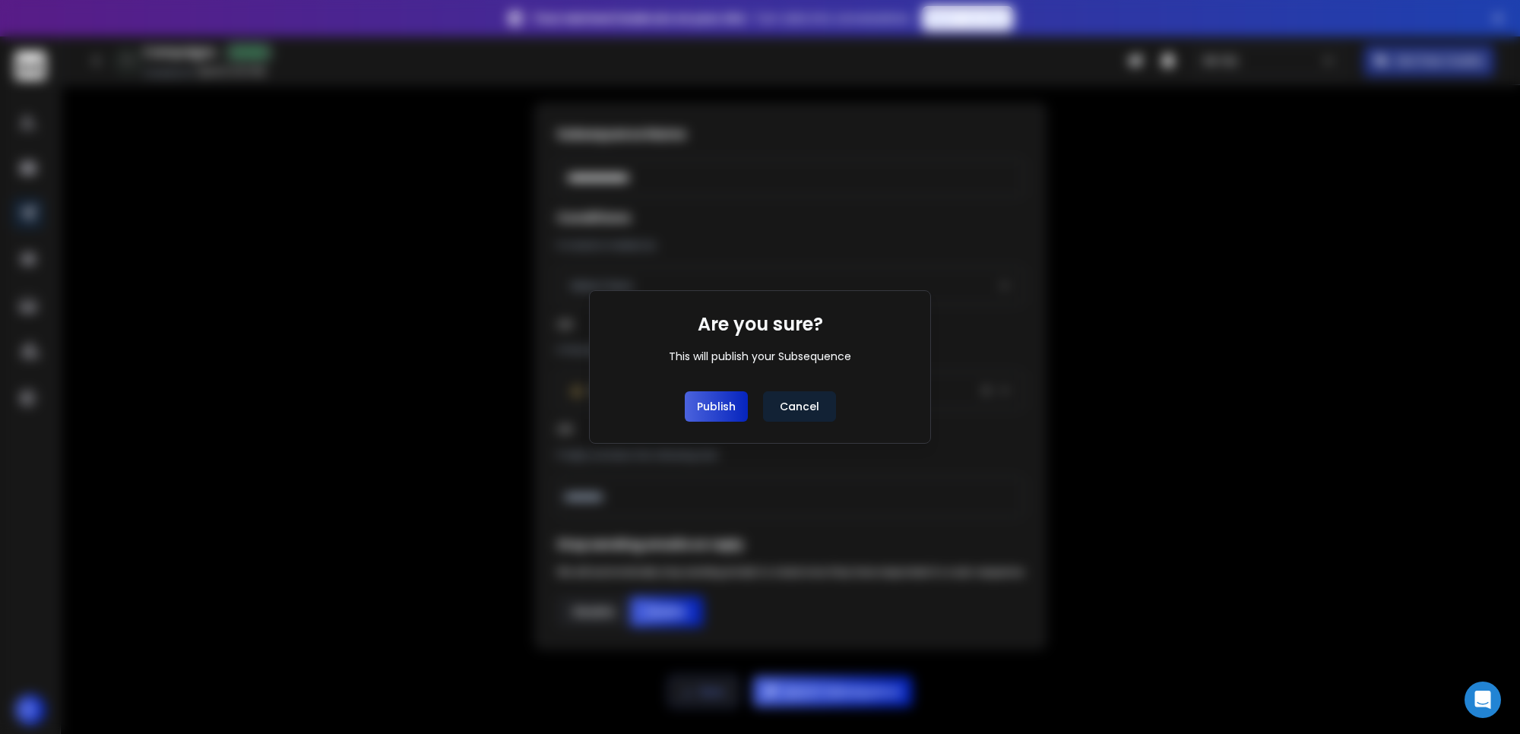
click at [711, 405] on button "Publish" at bounding box center [716, 406] width 63 height 30
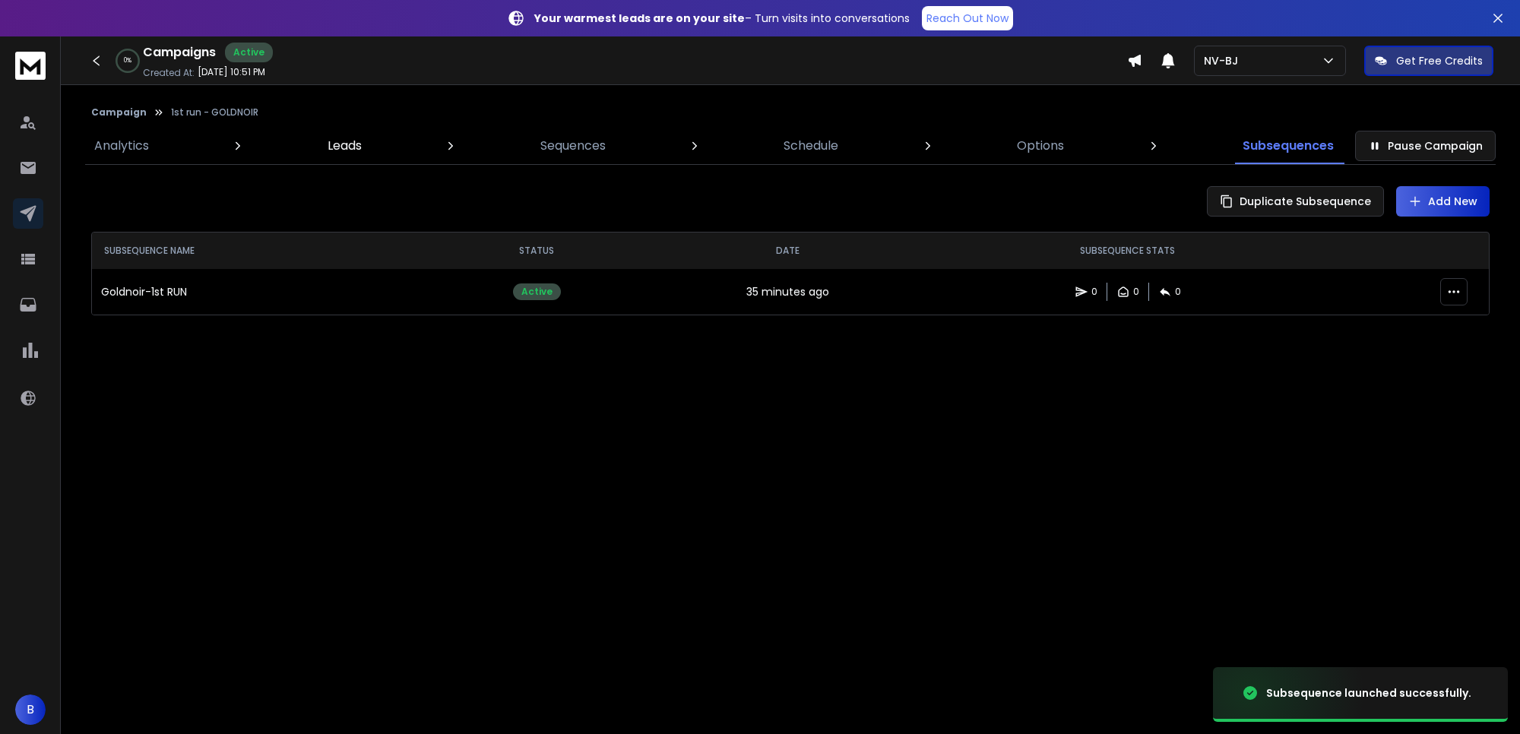
click at [328, 141] on p "Leads" at bounding box center [345, 146] width 34 height 18
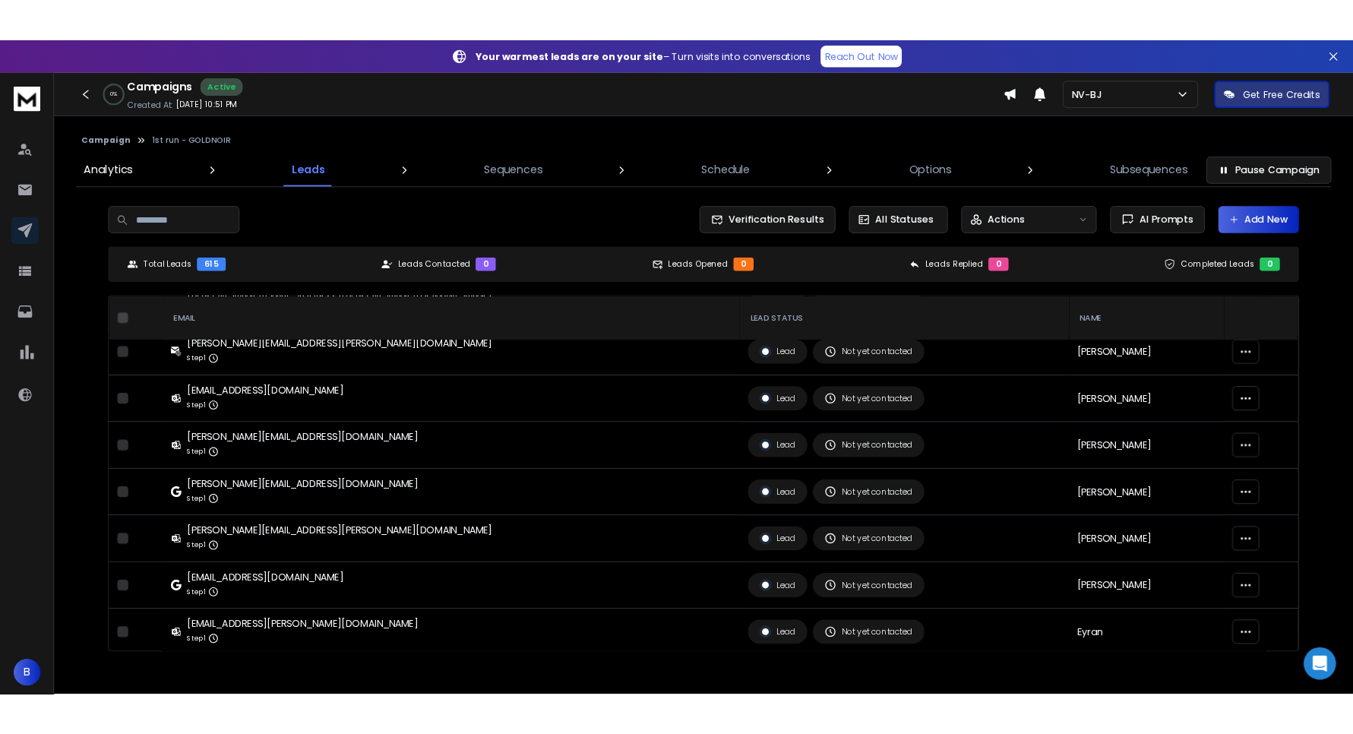
scroll to position [95, 0]
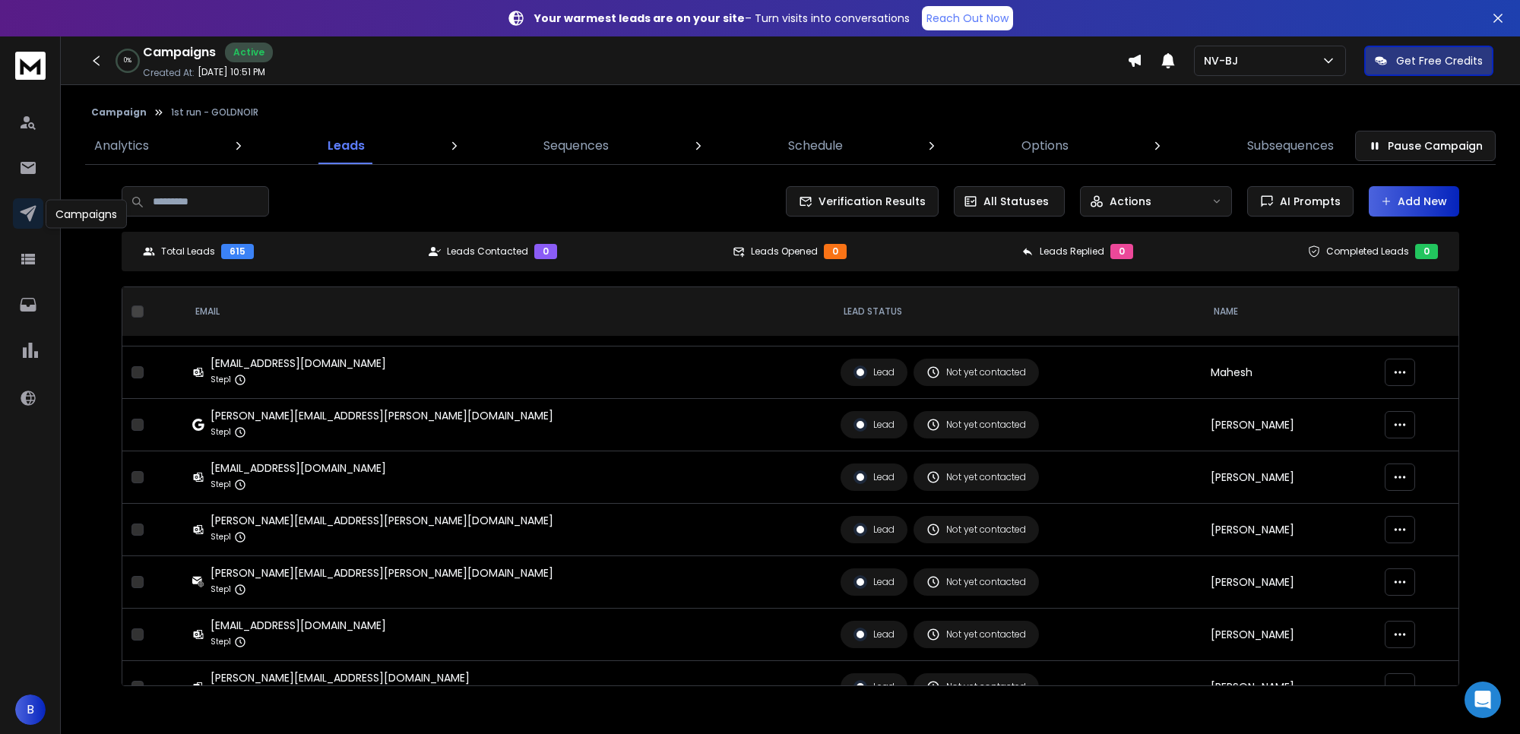
click at [34, 221] on link at bounding box center [28, 213] width 30 height 30
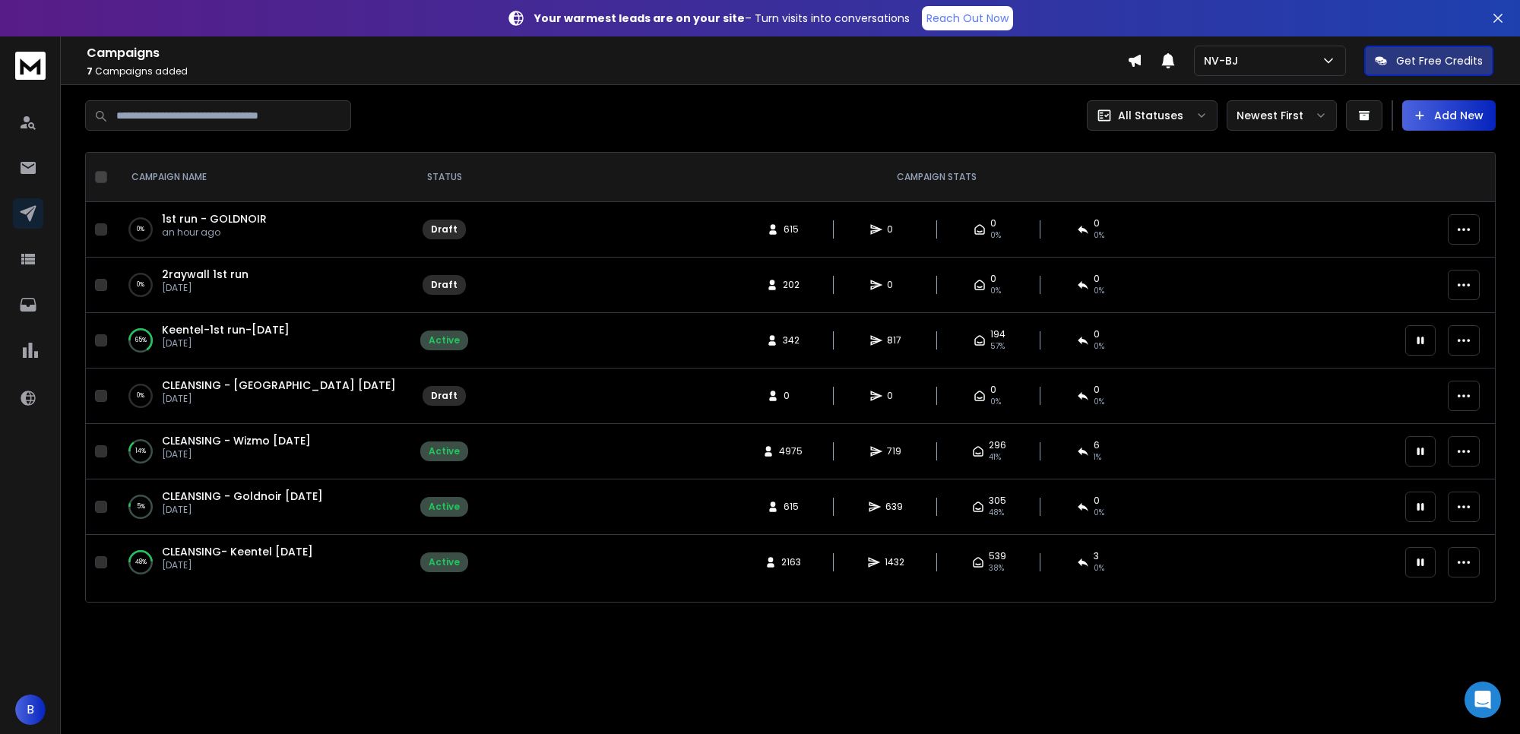
click at [242, 278] on span "2raywall 1st run" at bounding box center [205, 274] width 87 height 15
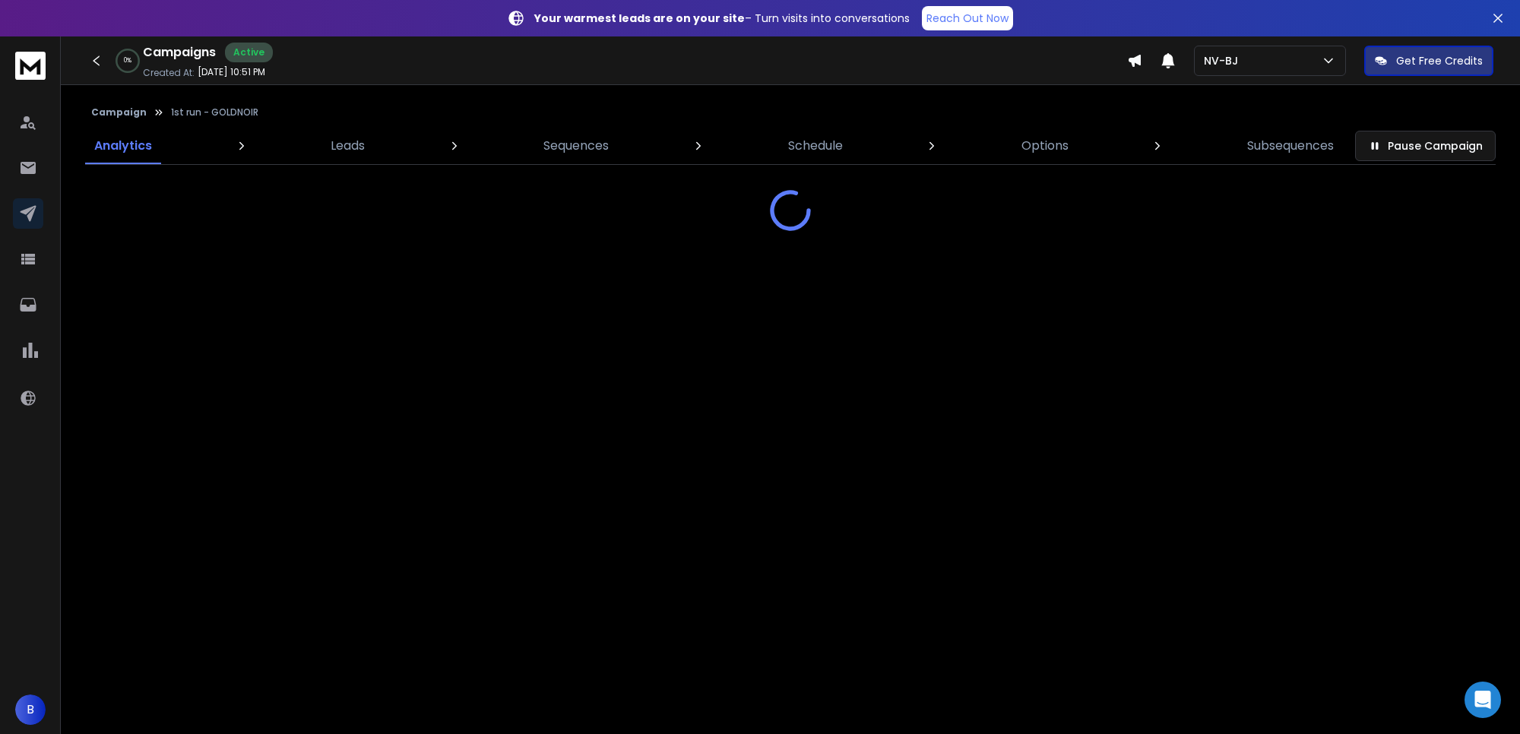
click at [675, 281] on div "Your warmest leads are on your site – Turn visits into conversations Reach Out …" at bounding box center [760, 367] width 1520 height 734
click at [351, 149] on p "Leads" at bounding box center [348, 146] width 34 height 18
click at [568, 138] on p "Sequences" at bounding box center [575, 146] width 65 height 18
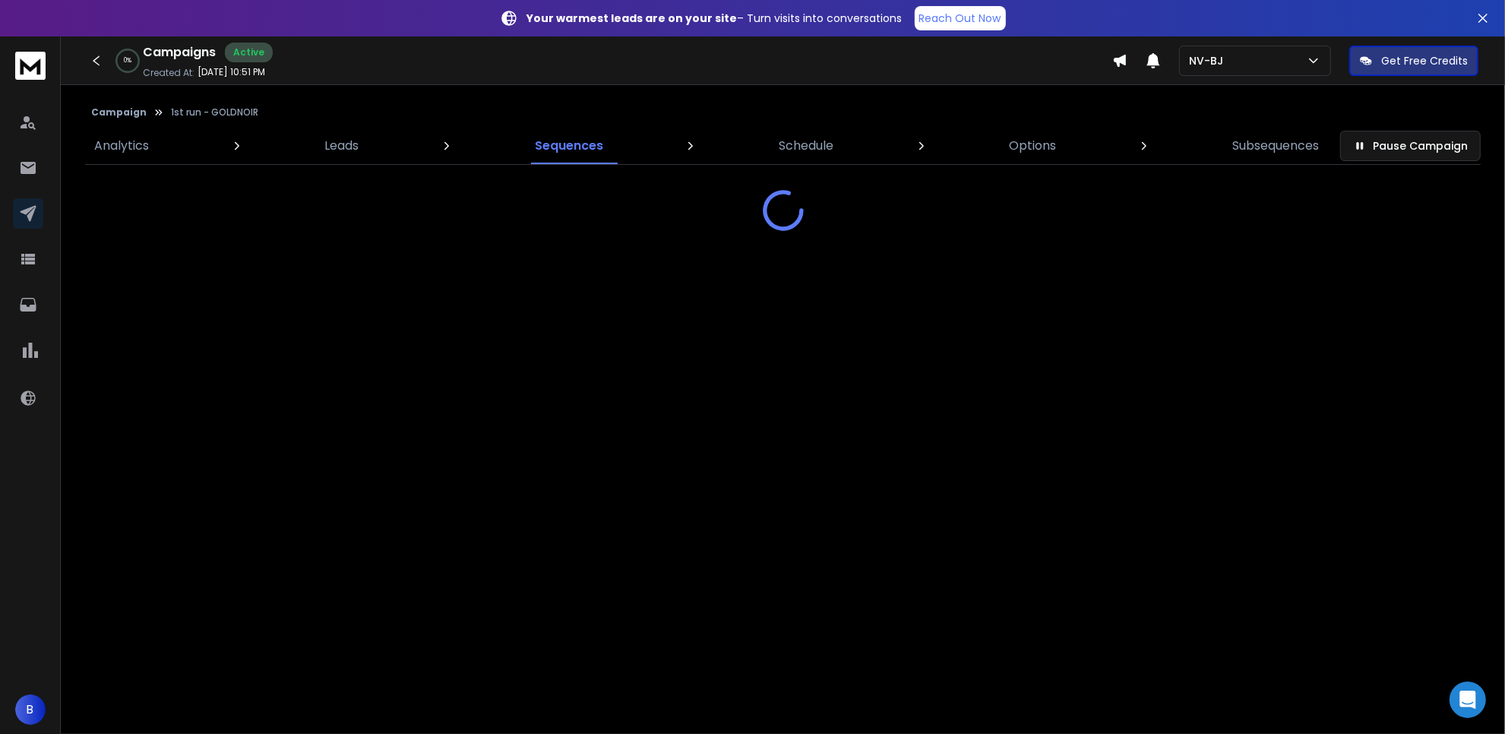
click at [395, 133] on div "Analytics Leads Sequences Schedule Options Subsequences" at bounding box center [706, 146] width 1243 height 36
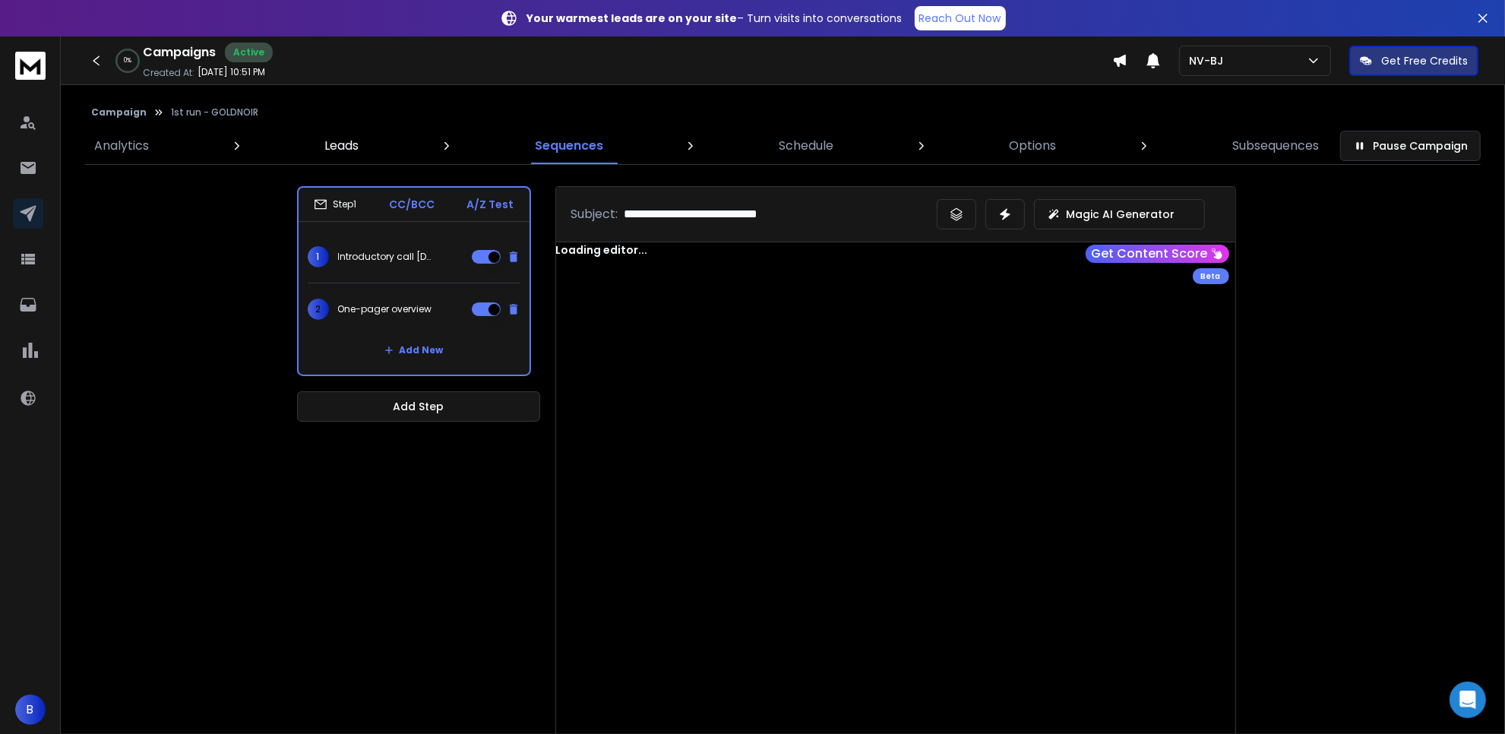
click at [359, 144] on link "Leads" at bounding box center [341, 146] width 52 height 36
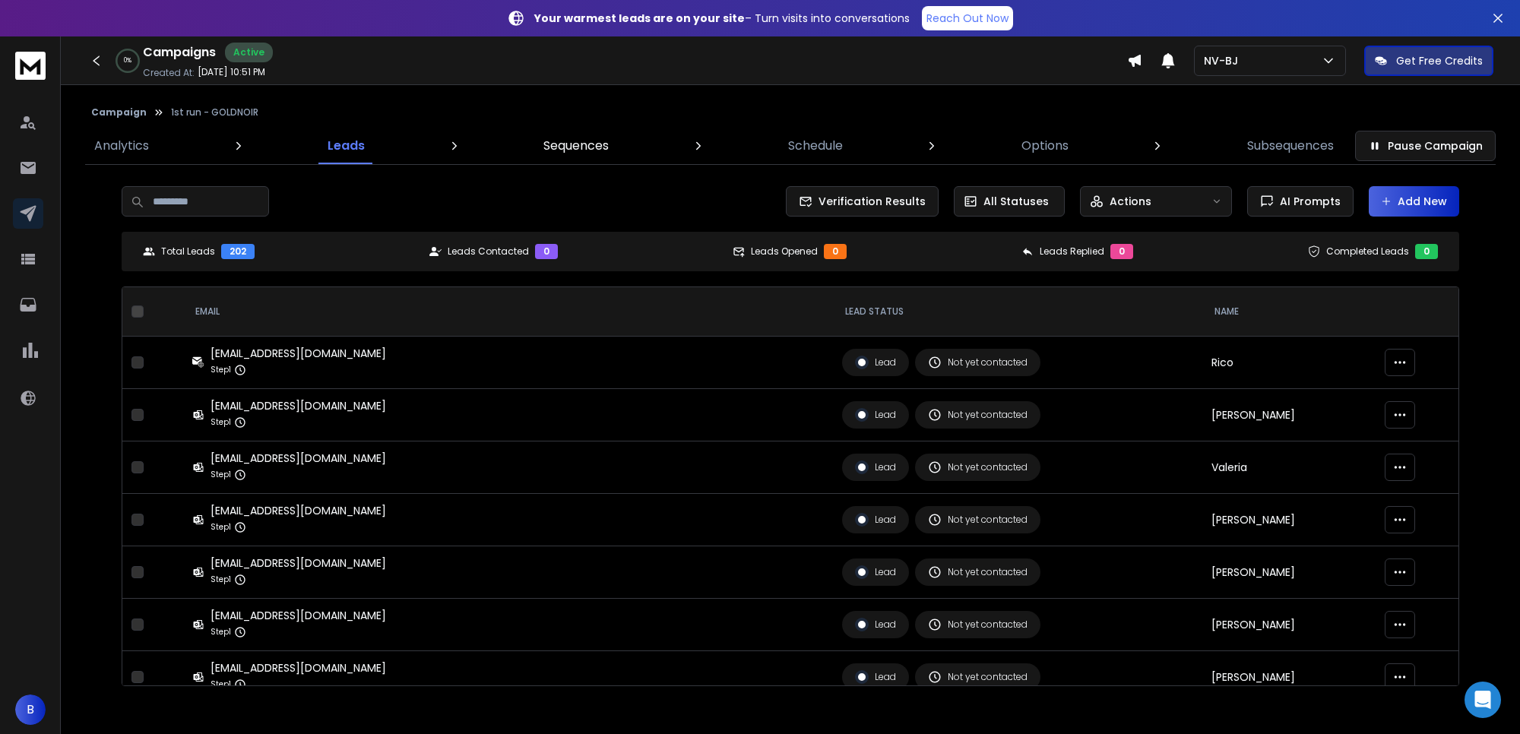
click at [584, 139] on p "Sequences" at bounding box center [575, 146] width 65 height 18
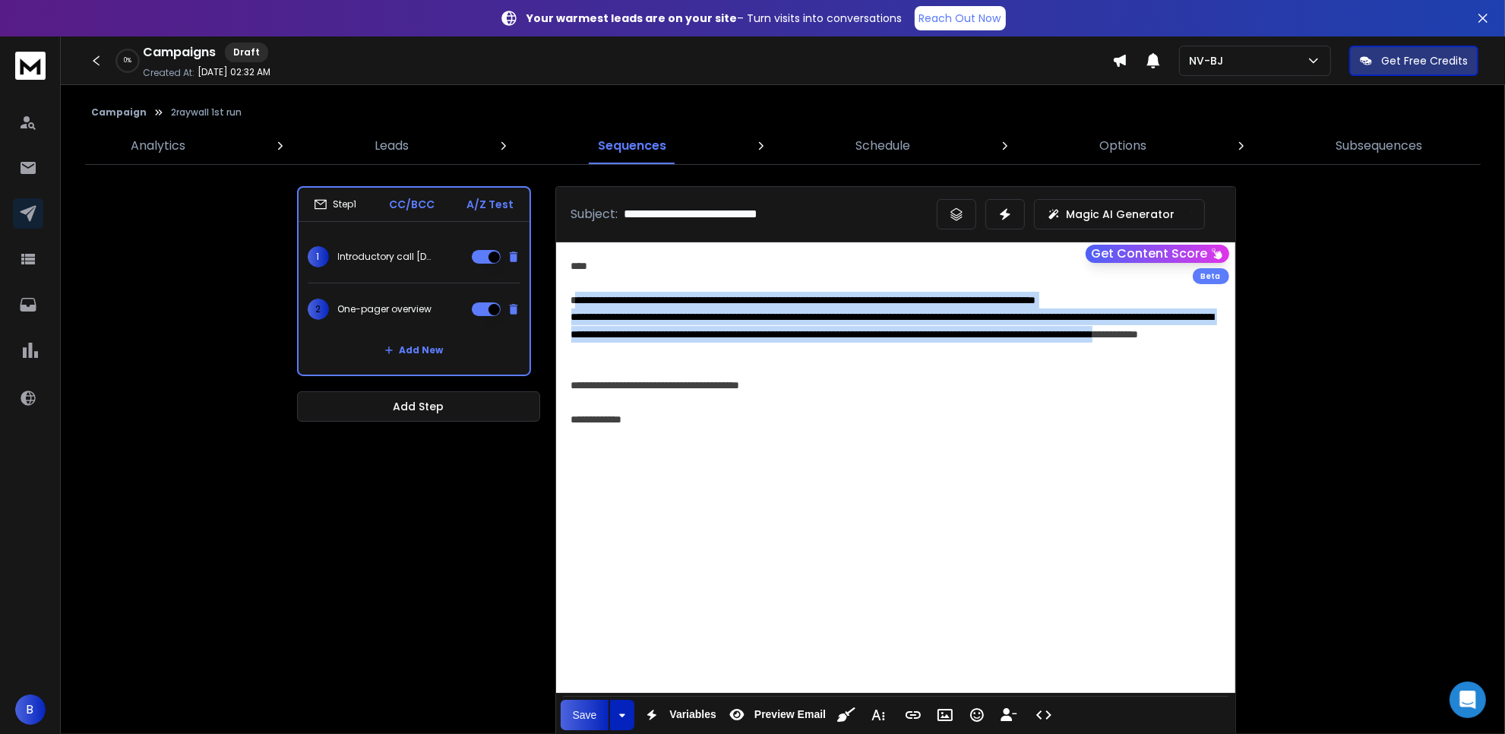
drag, startPoint x: 635, startPoint y: 305, endPoint x: 698, endPoint y: 331, distance: 68.2
click at [785, 357] on div "**********" at bounding box center [895, 462] width 679 height 441
click at [682, 300] on div "**********" at bounding box center [895, 300] width 648 height 17
click at [385, 255] on p "Introductory call [DATE]" at bounding box center [386, 257] width 97 height 12
click at [950, 217] on icon at bounding box center [957, 214] width 14 height 14
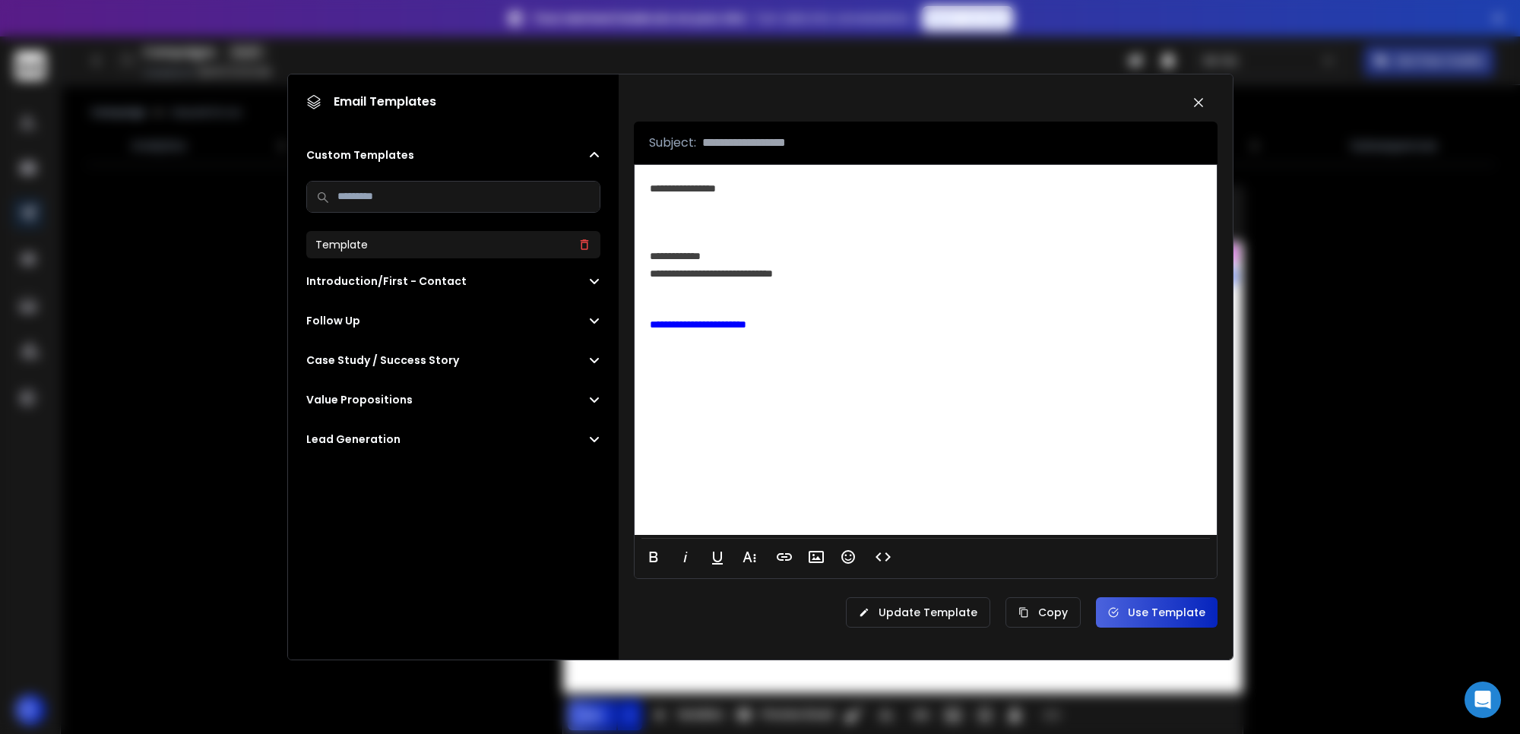
click at [1192, 101] on icon at bounding box center [1199, 103] width 14 height 14
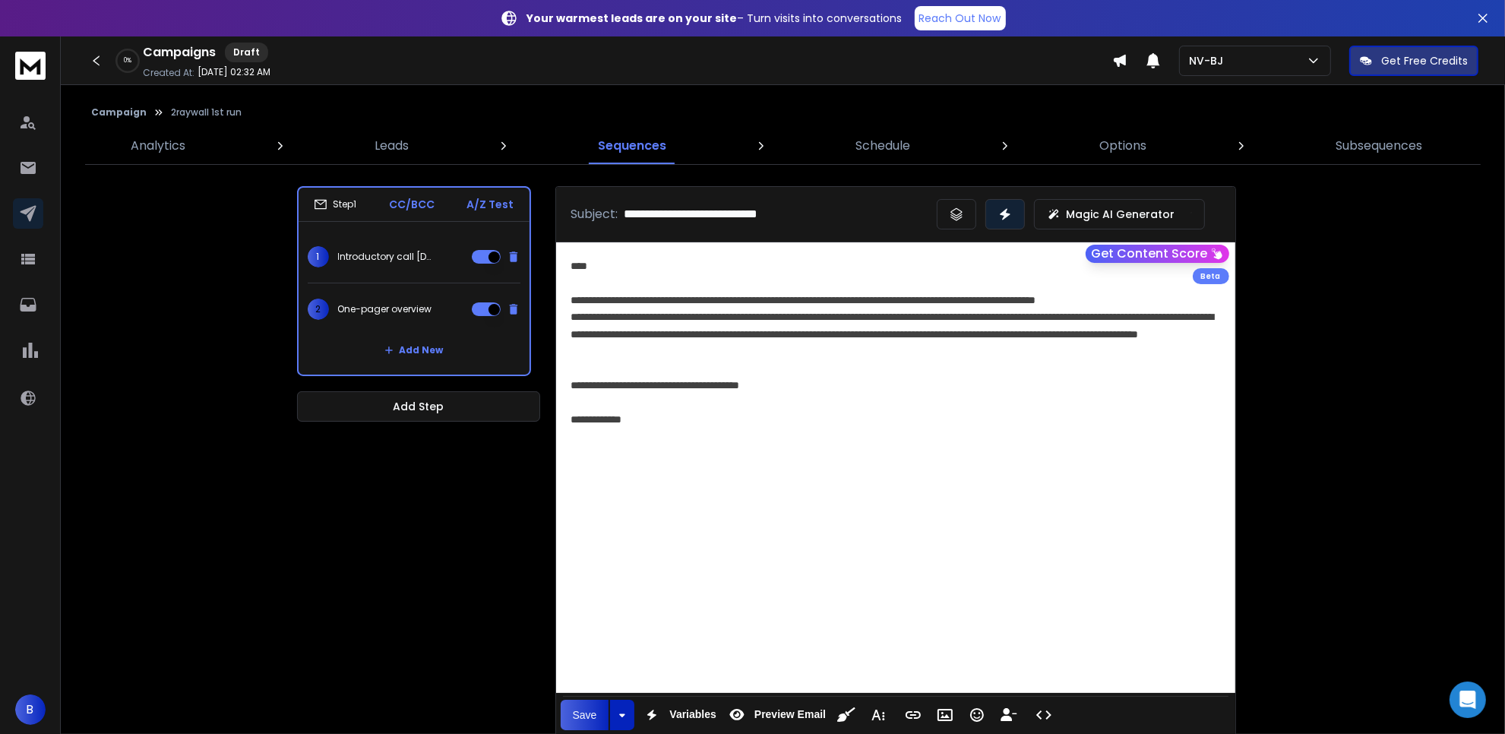
click at [1002, 210] on icon "button" at bounding box center [1006, 214] width 14 height 14
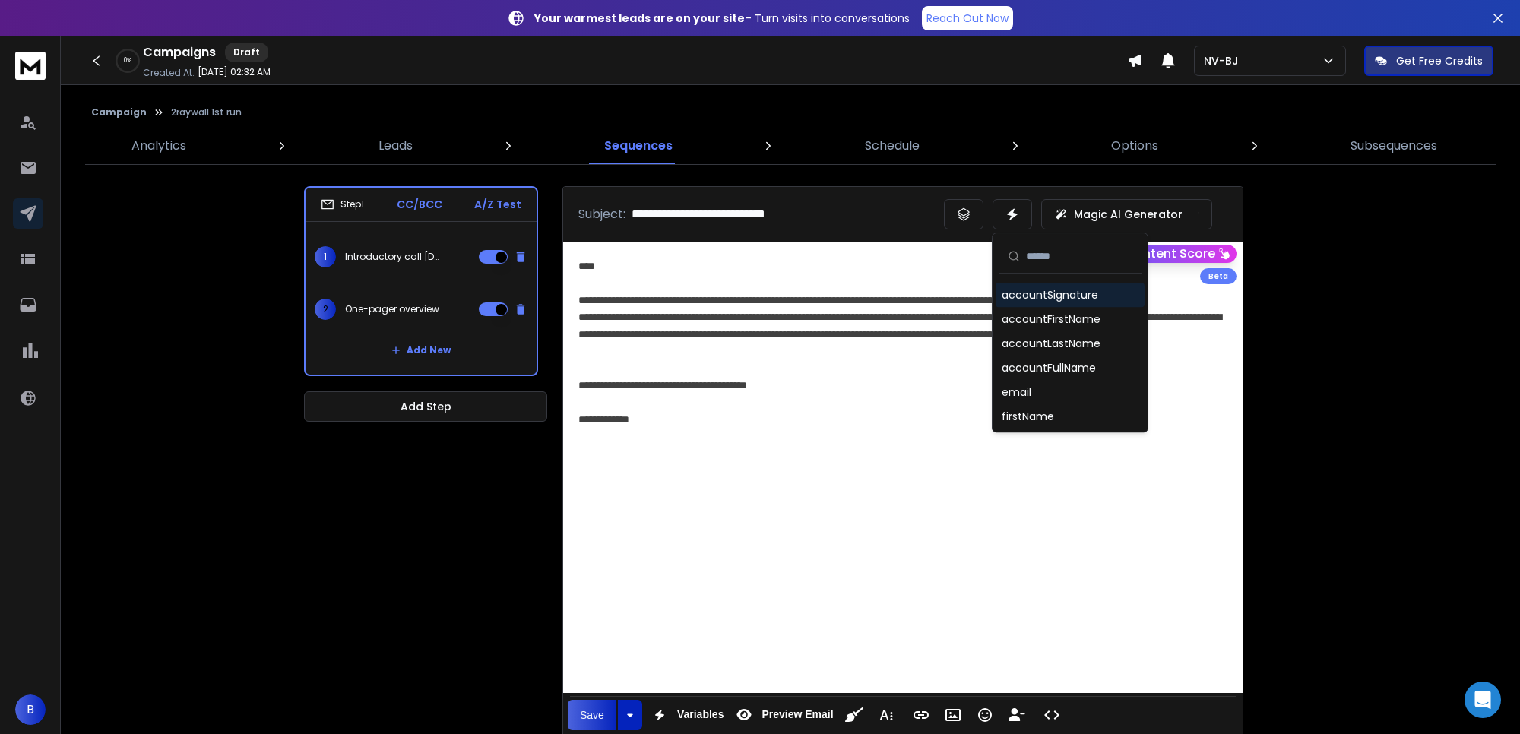
click at [894, 238] on div "**********" at bounding box center [902, 214] width 679 height 55
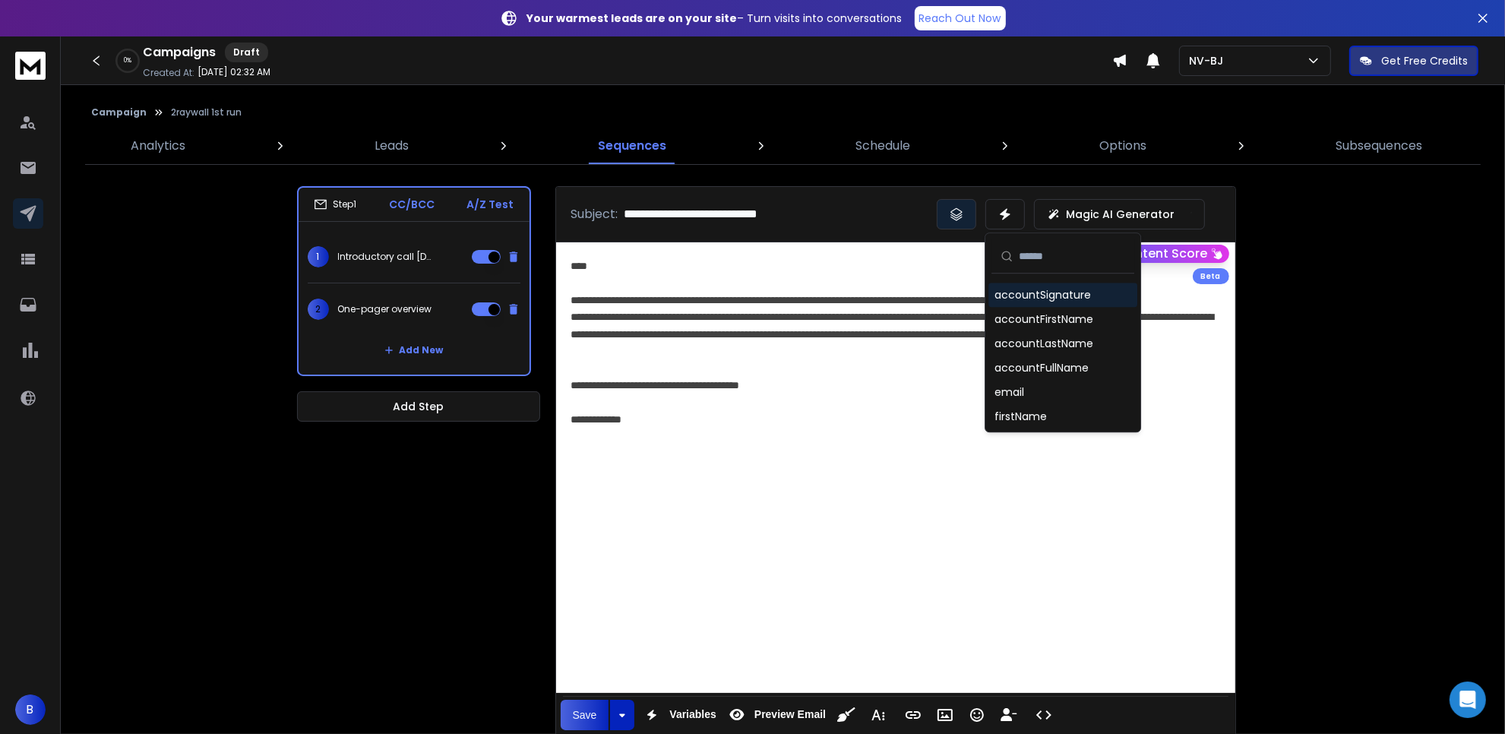
click at [950, 219] on icon at bounding box center [957, 214] width 14 height 14
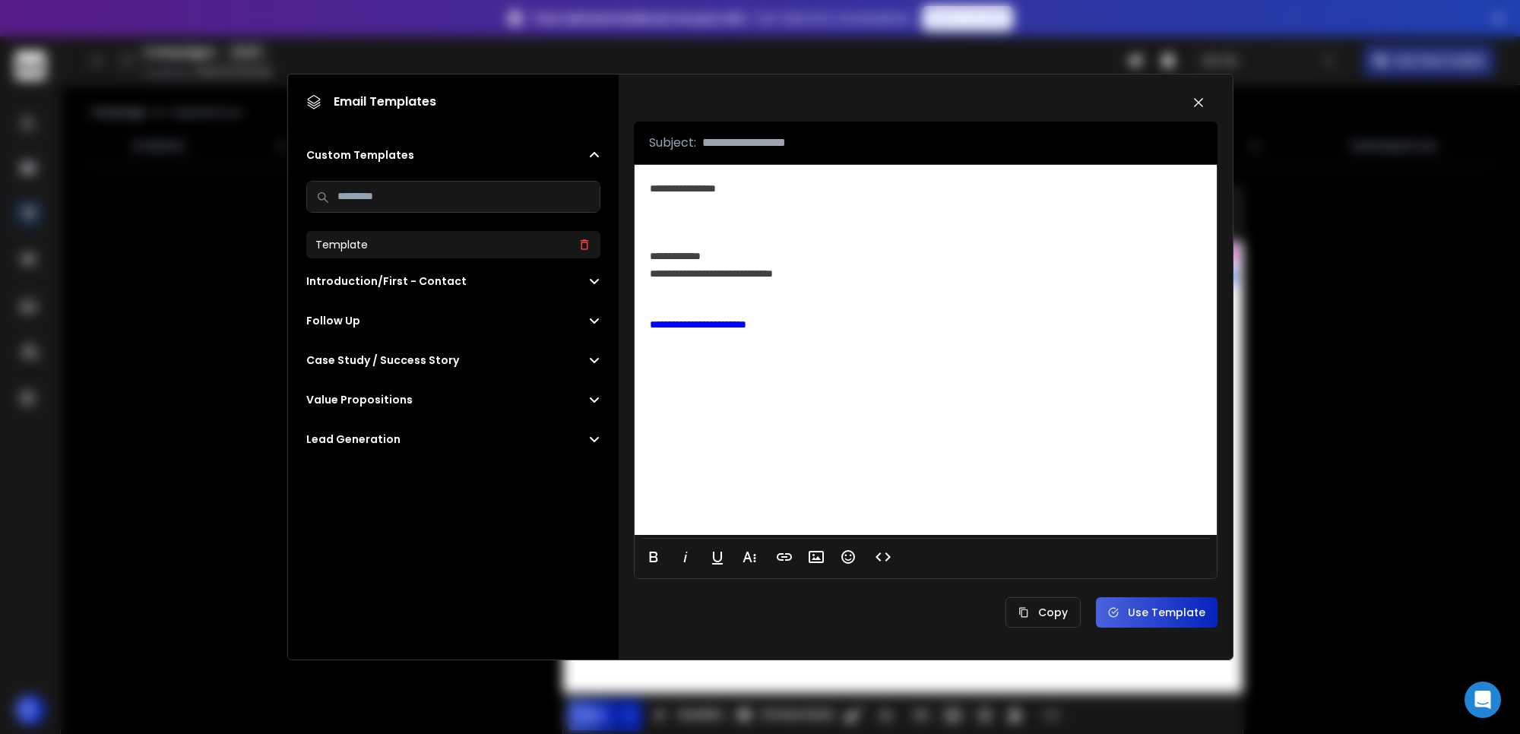
drag, startPoint x: 1156, startPoint y: 608, endPoint x: 1123, endPoint y: 585, distance: 39.8
click at [1157, 609] on button "Use Template" at bounding box center [1157, 612] width 122 height 30
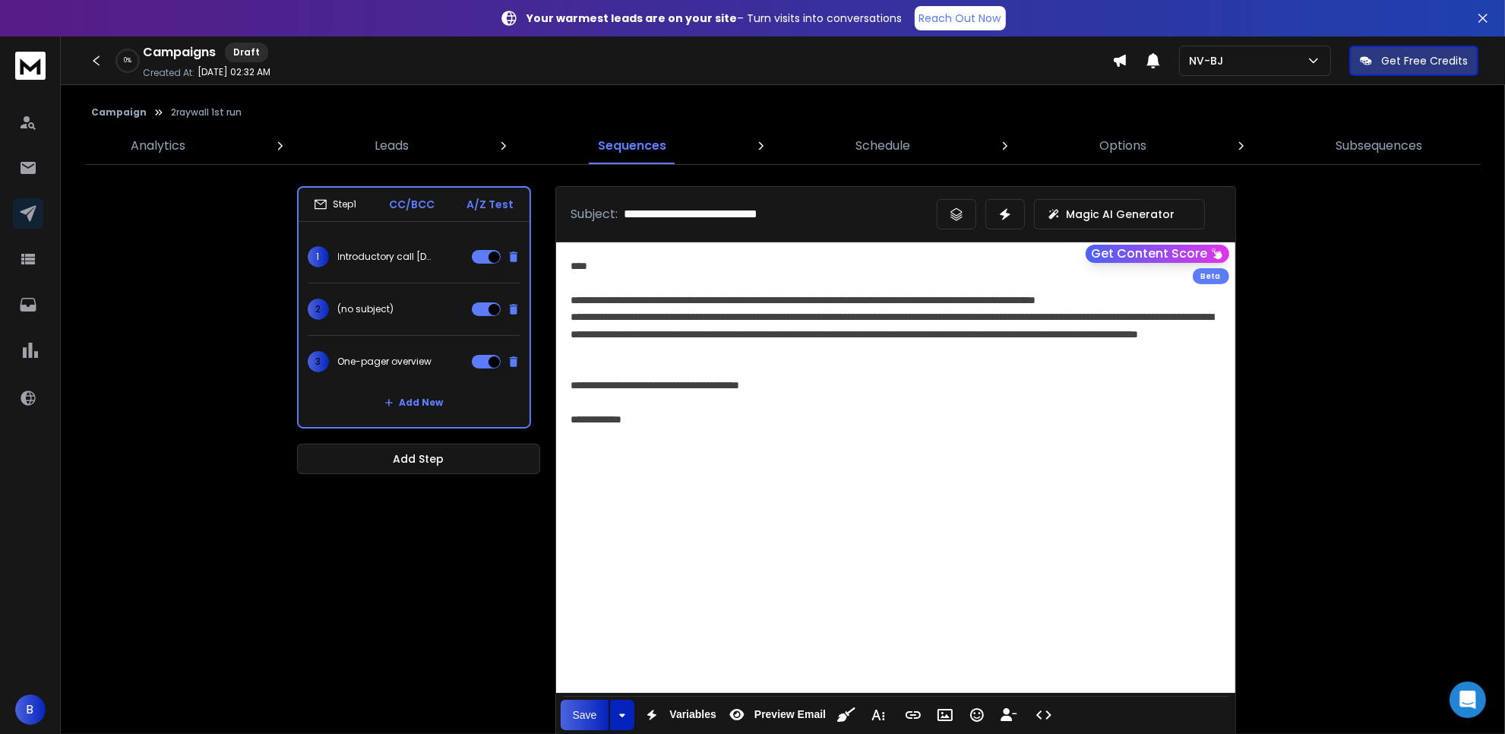
click at [515, 252] on icon at bounding box center [514, 257] width 14 height 14
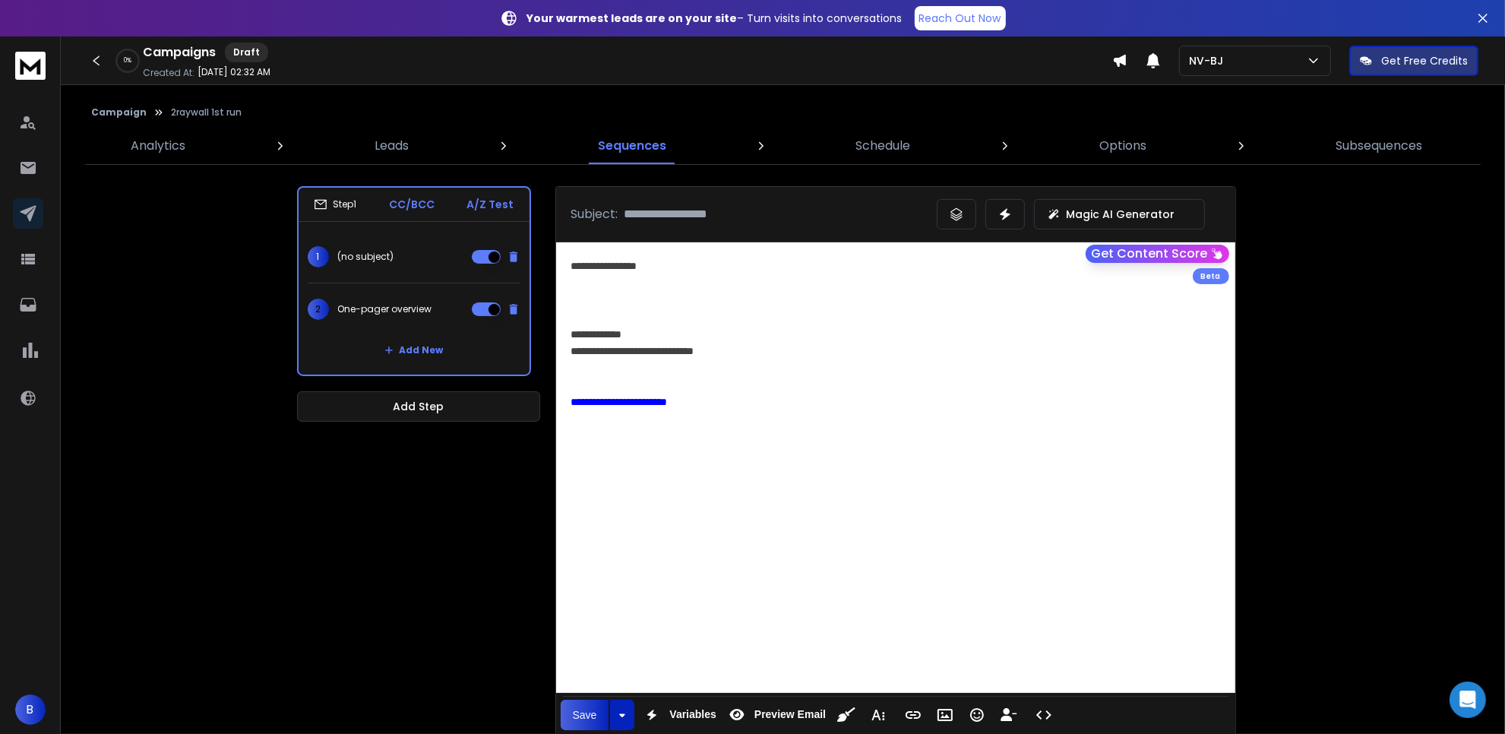
click at [625, 294] on div at bounding box center [895, 300] width 649 height 17
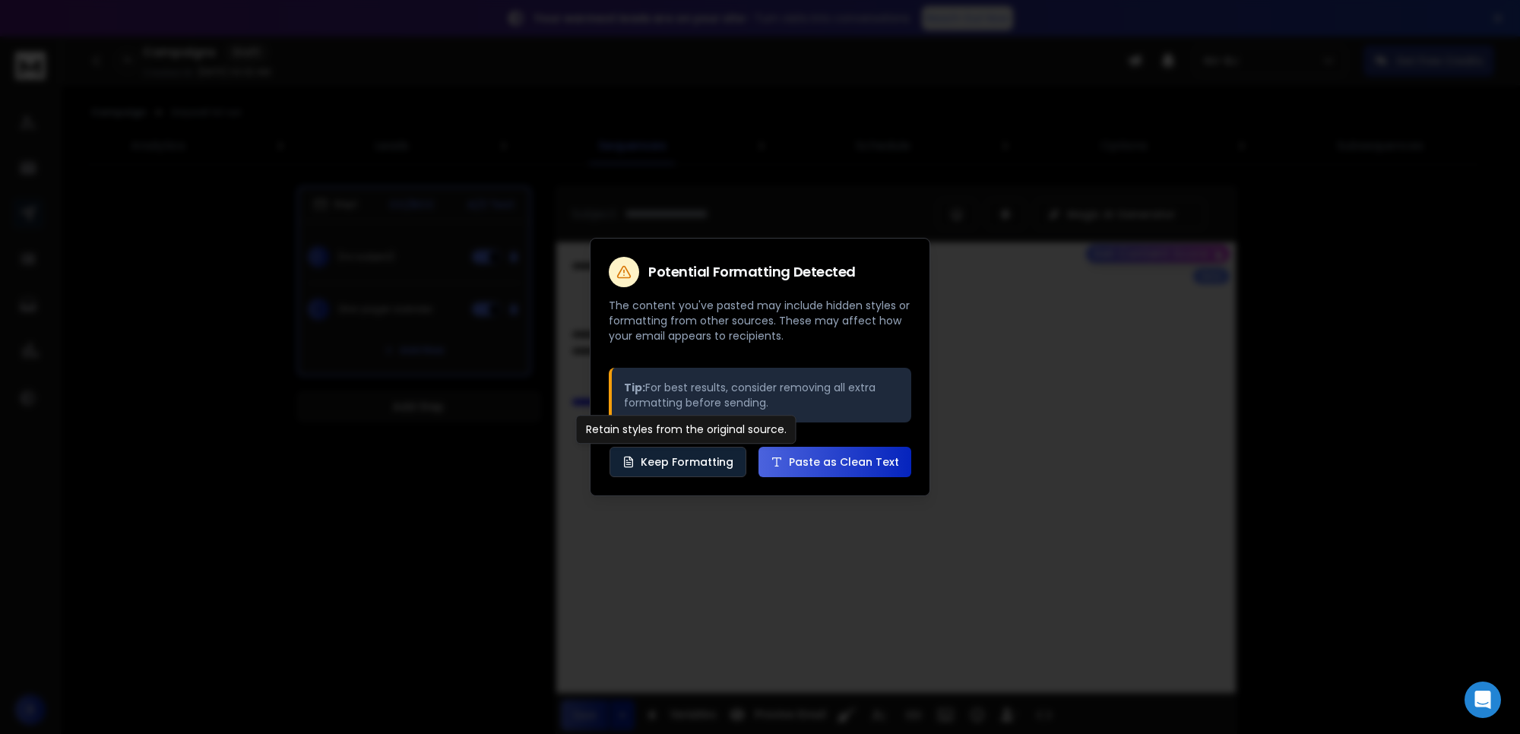
click at [707, 461] on button "Keep Formatting" at bounding box center [677, 462] width 137 height 30
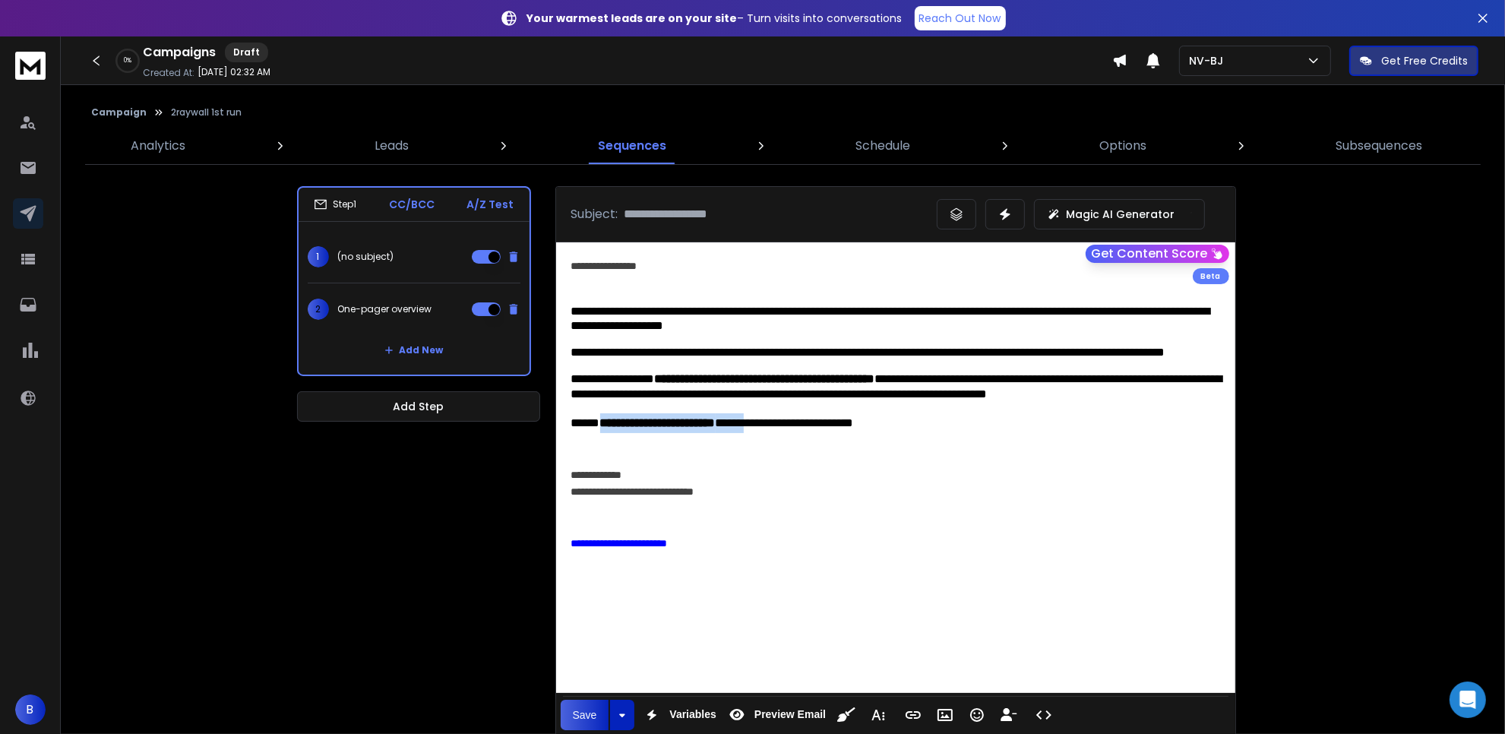
drag, startPoint x: 612, startPoint y: 446, endPoint x: 803, endPoint y: 456, distance: 191.8
click at [803, 429] on b "**********" at bounding box center [895, 366] width 649 height 125
click at [709, 429] on span "**********" at bounding box center [658, 422] width 116 height 11
drag, startPoint x: 610, startPoint y: 453, endPoint x: 764, endPoint y: 452, distance: 154.3
click at [716, 429] on span "**********" at bounding box center [658, 422] width 116 height 11
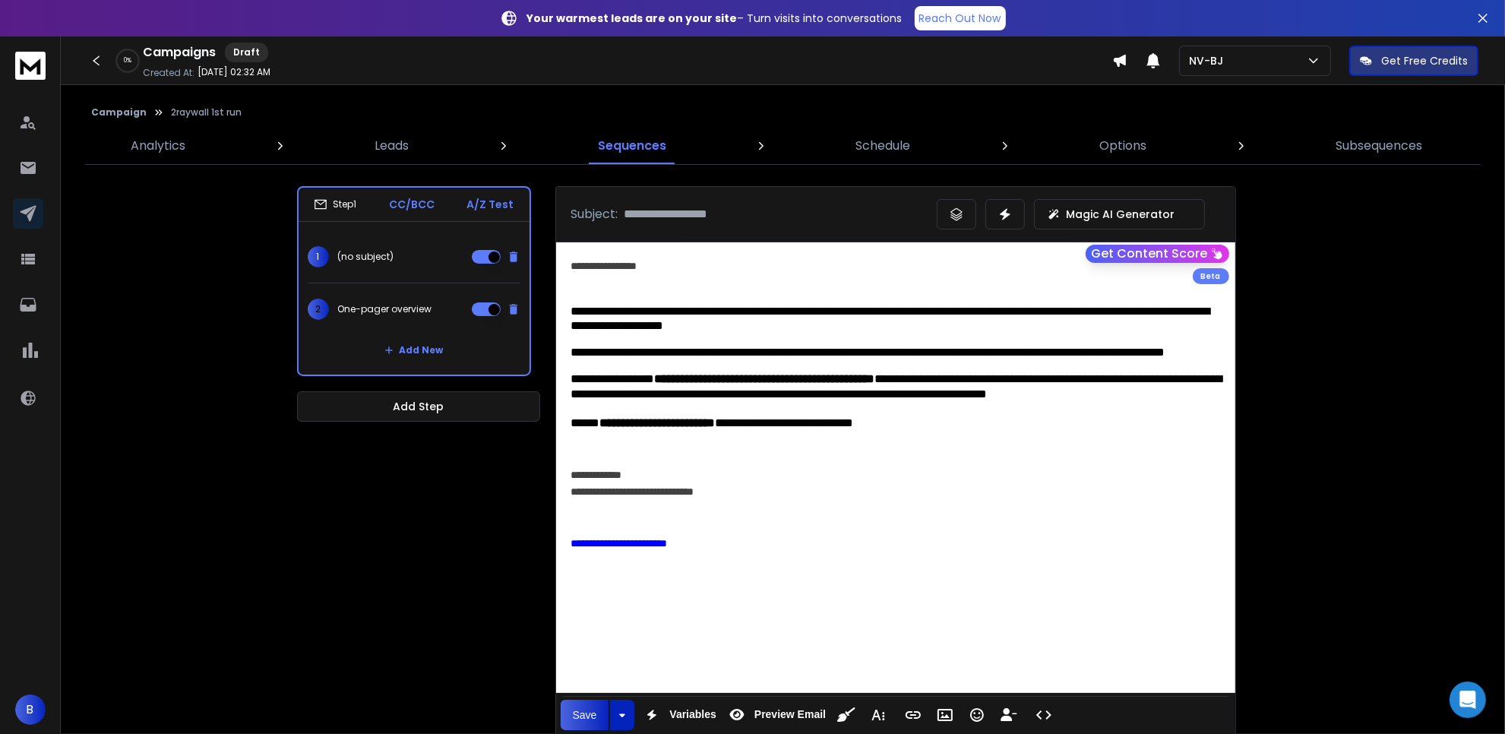
click at [791, 433] on div "**********" at bounding box center [895, 368] width 649 height 129
click at [815, 385] on b "**********" at bounding box center [895, 366] width 649 height 125
click at [722, 344] on b "**********" at bounding box center [895, 366] width 649 height 125
click at [633, 251] on div "**********" at bounding box center [895, 462] width 679 height 441
click at [604, 467] on div at bounding box center [895, 458] width 649 height 17
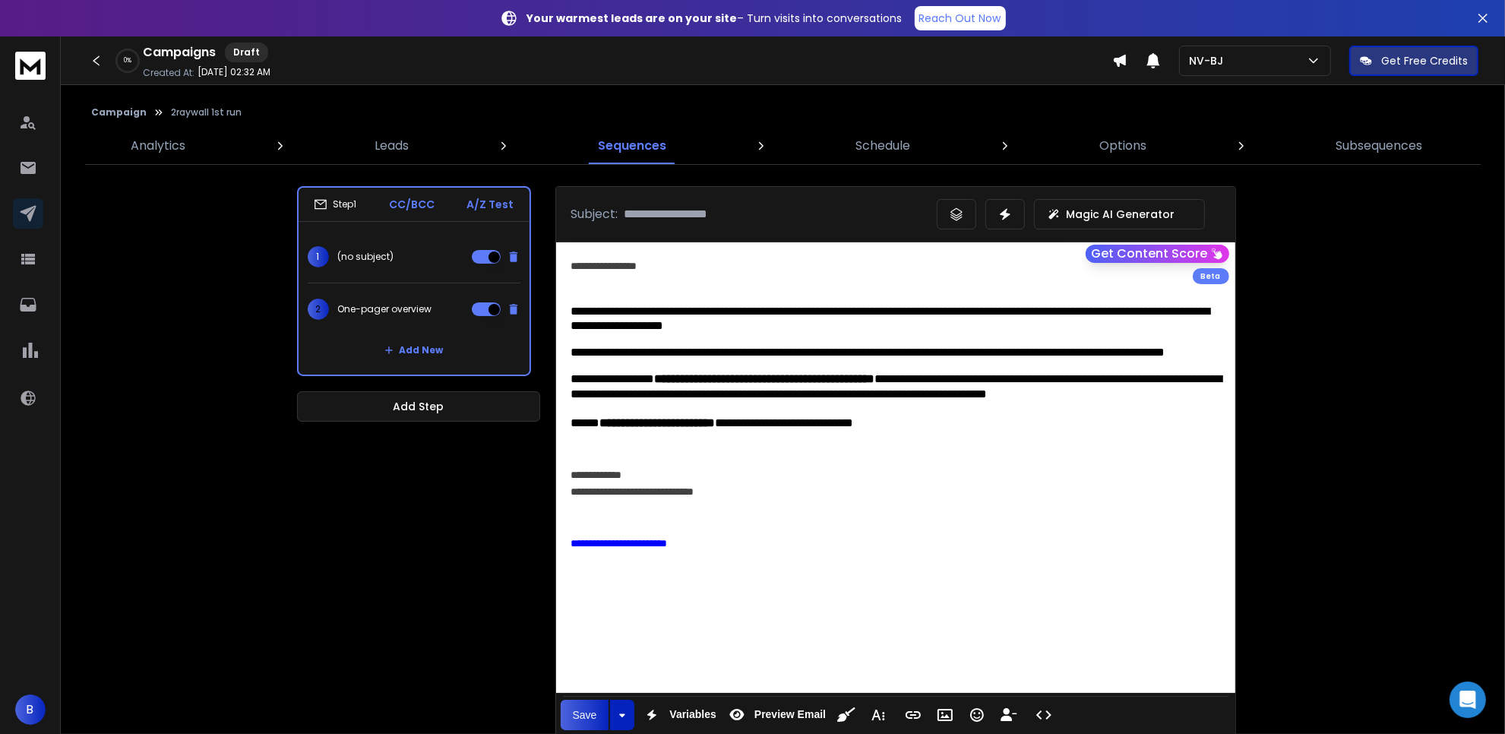
click at [680, 213] on input at bounding box center [773, 214] width 297 height 18
paste input "**********"
click at [755, 210] on input "**********" at bounding box center [773, 214] width 297 height 18
click at [754, 211] on input "**********" at bounding box center [773, 214] width 297 height 18
type input "**********"
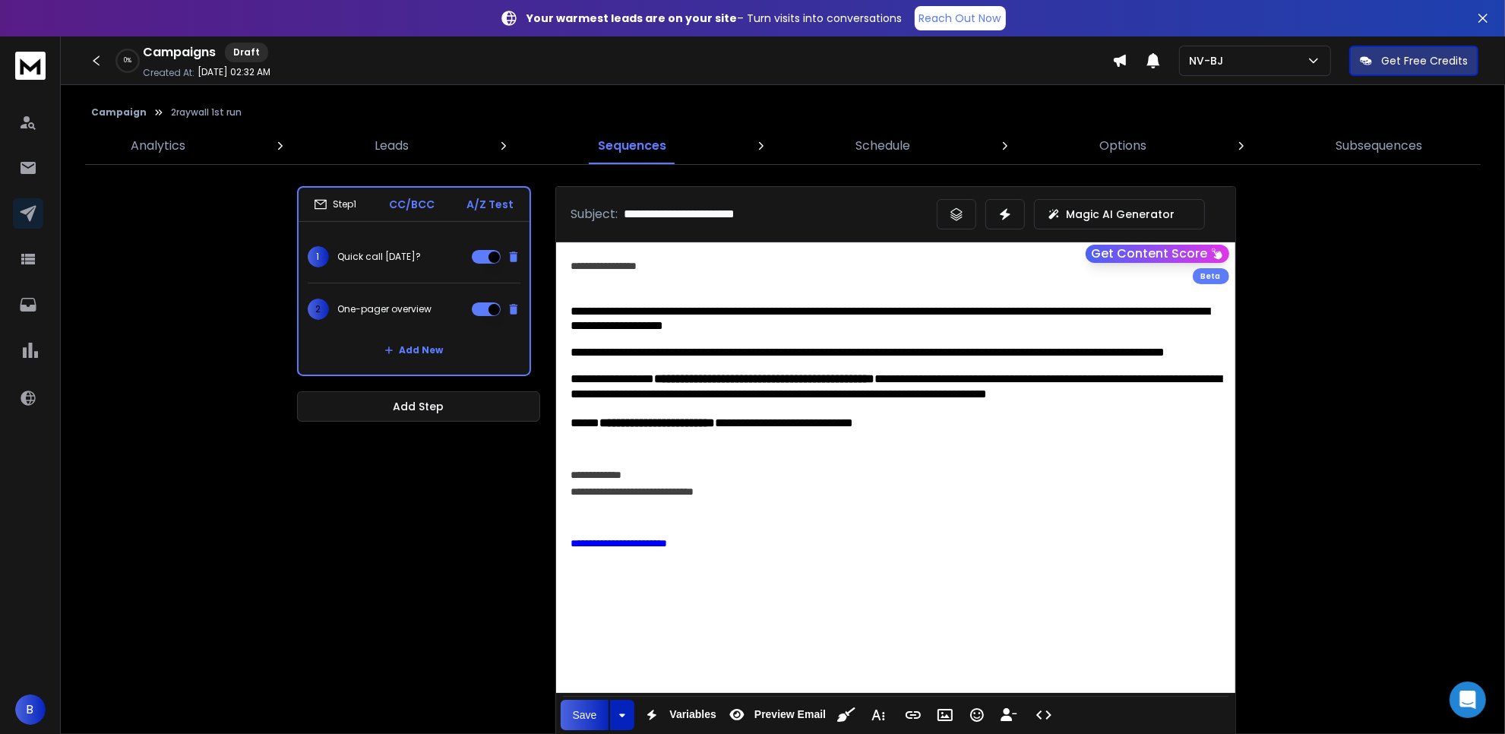
click at [716, 429] on span "**********" at bounding box center [658, 422] width 116 height 11
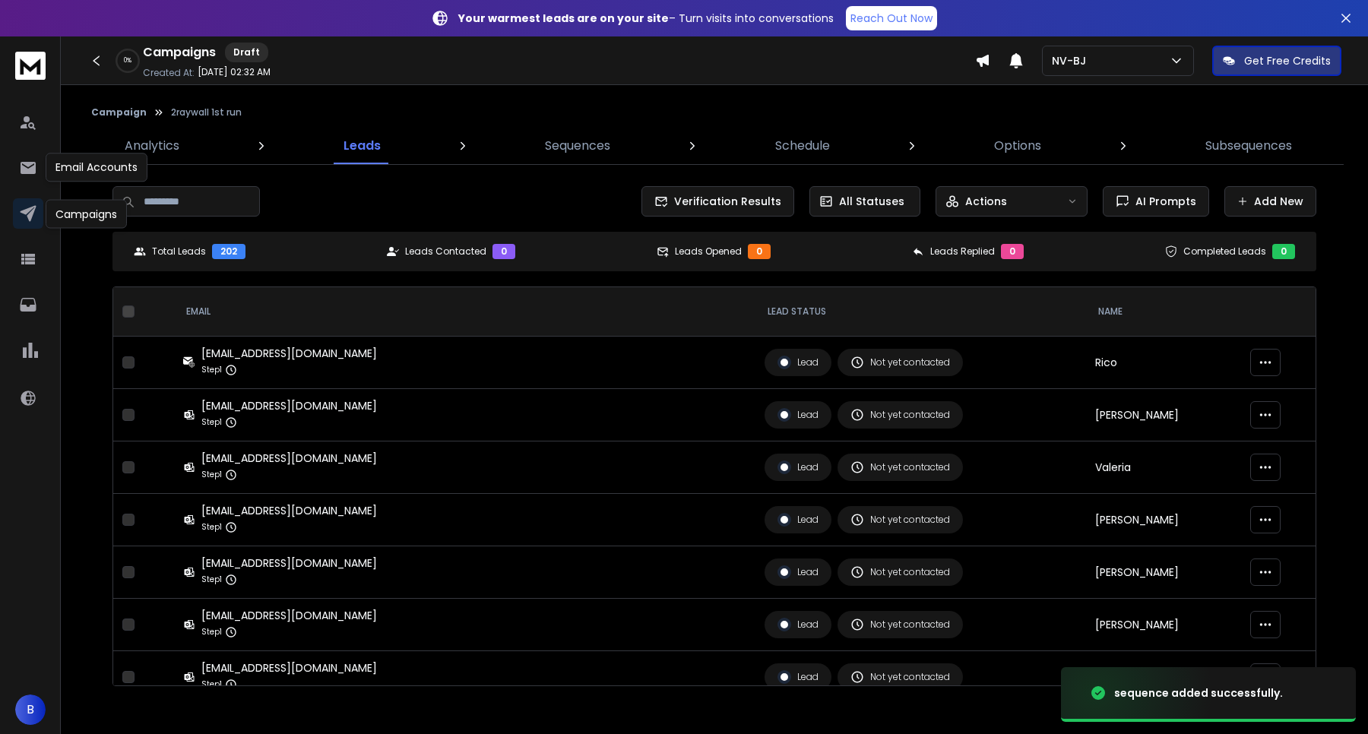
click at [31, 214] on icon at bounding box center [28, 213] width 16 height 16
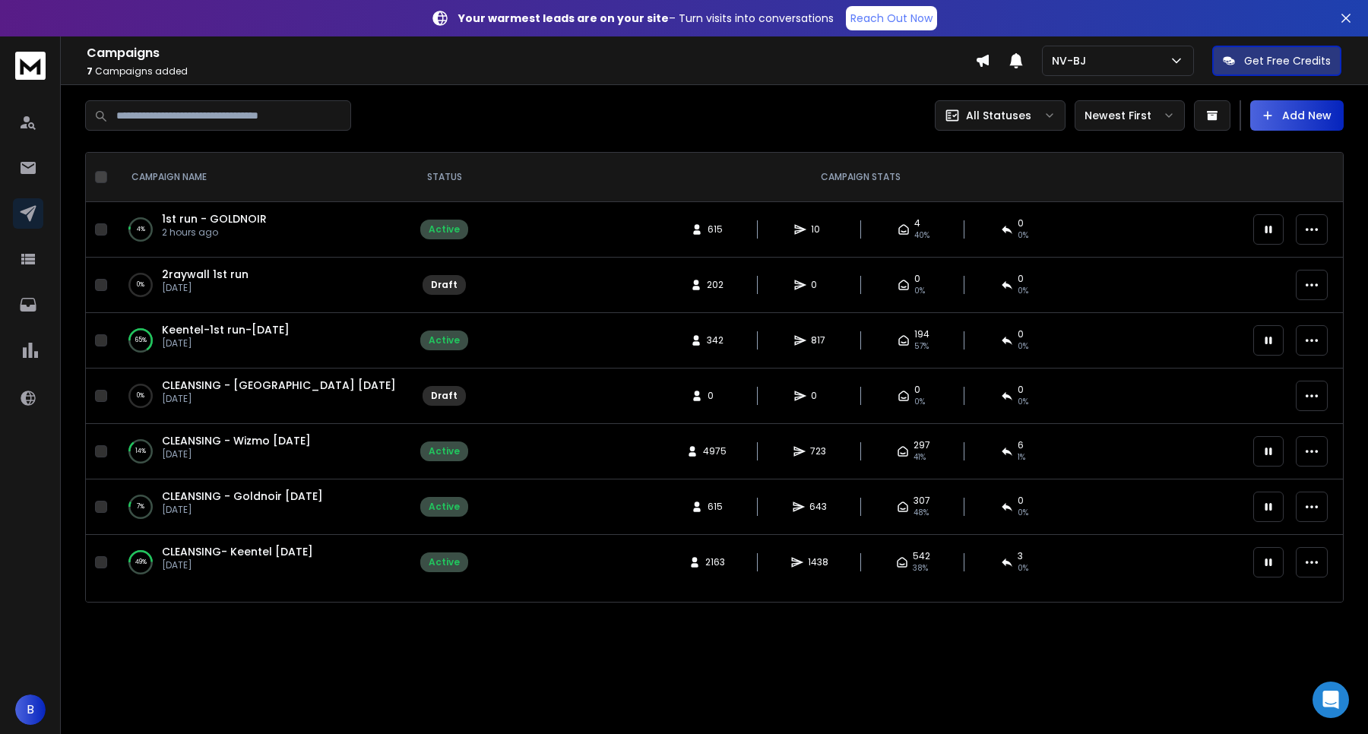
click at [209, 337] on p "[DATE]" at bounding box center [226, 343] width 128 height 12
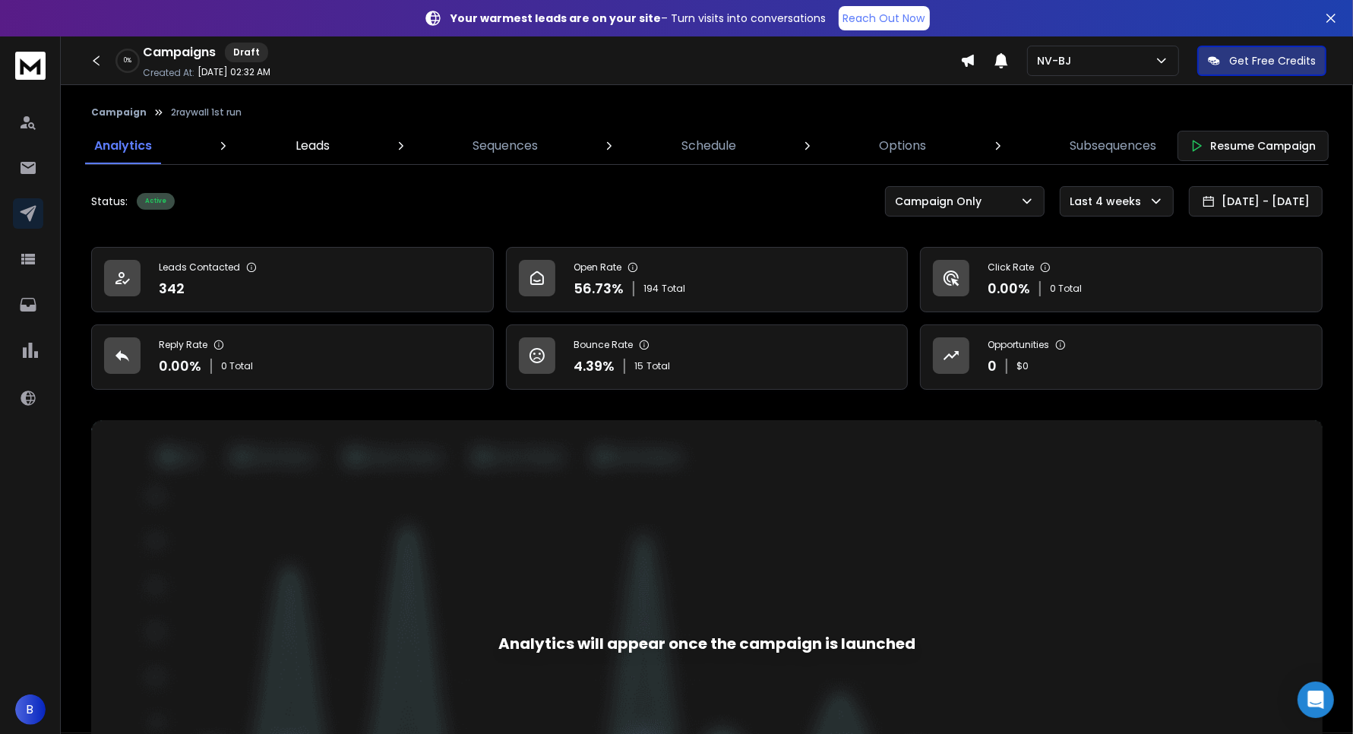
click at [319, 154] on p "Leads" at bounding box center [313, 146] width 34 height 18
click at [483, 154] on p "Sequences" at bounding box center [505, 146] width 65 height 18
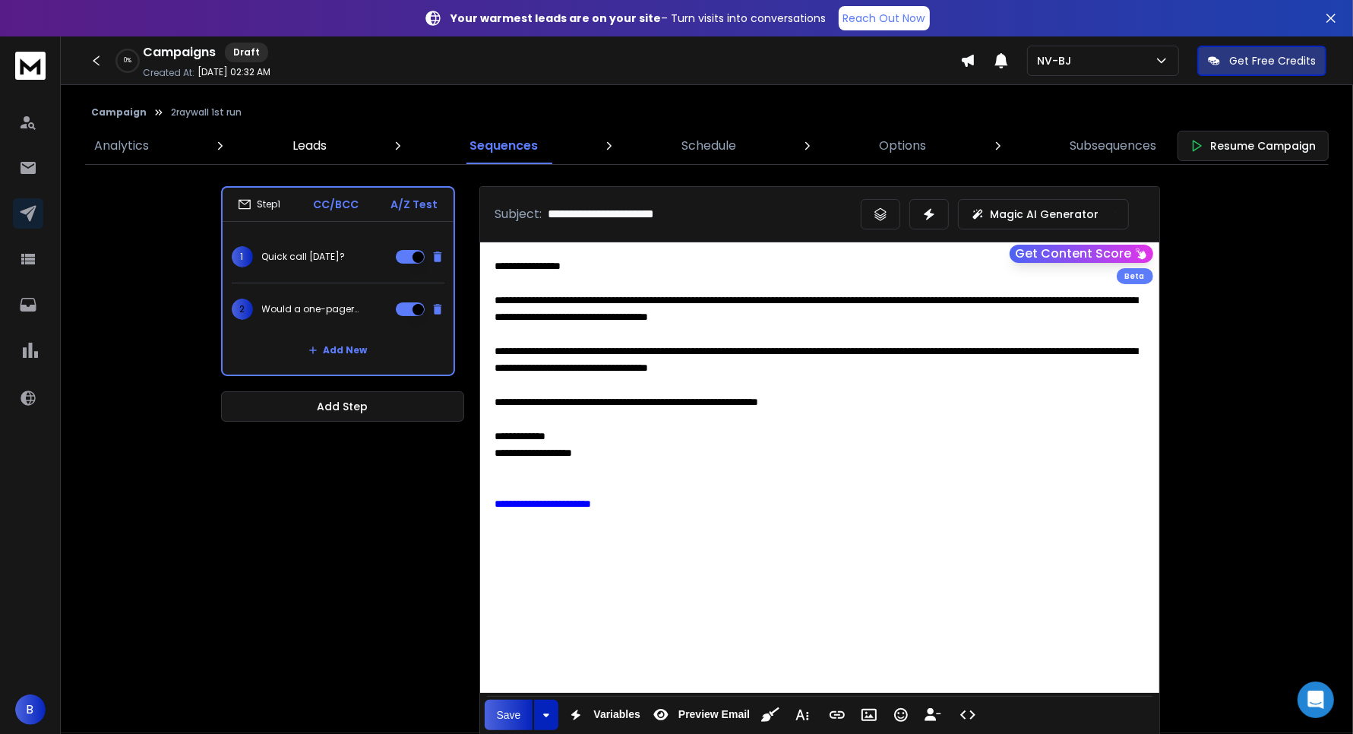
click at [332, 146] on link "Leads" at bounding box center [309, 146] width 52 height 36
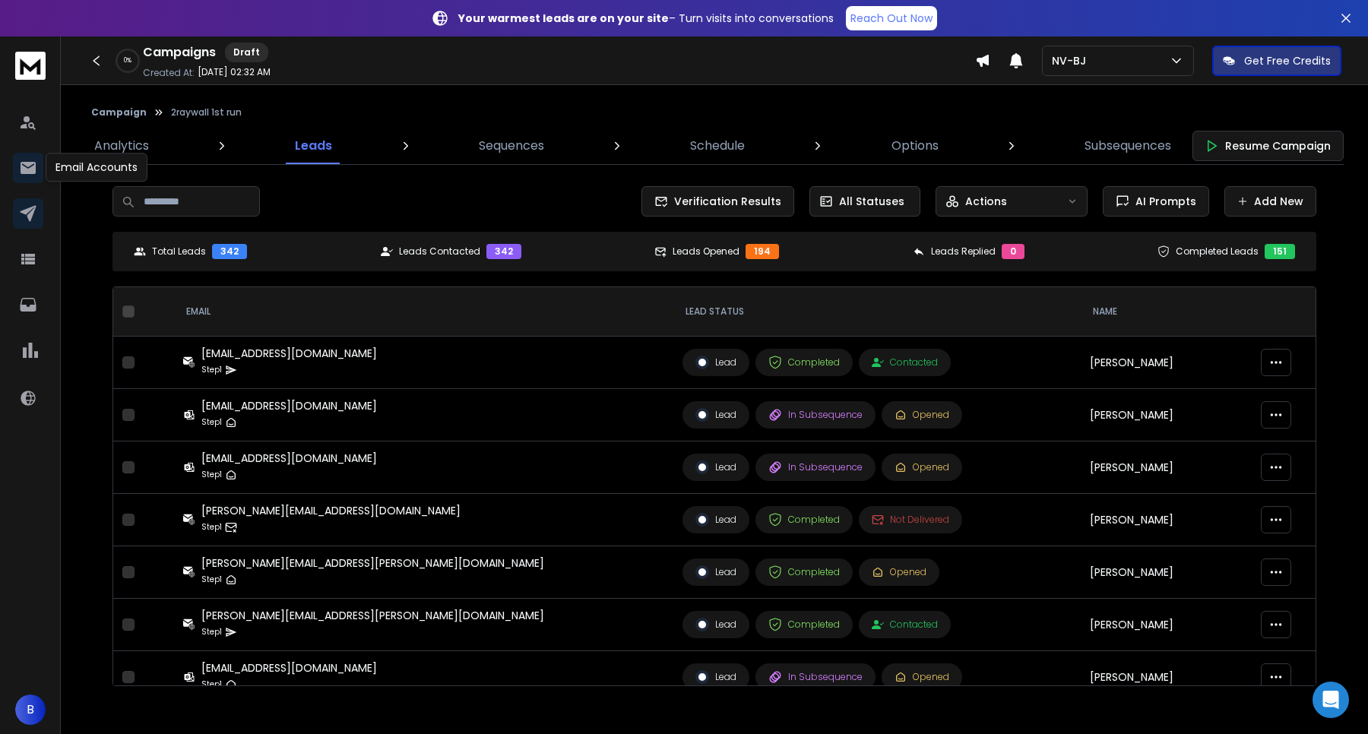
click at [29, 163] on icon at bounding box center [28, 168] width 15 height 12
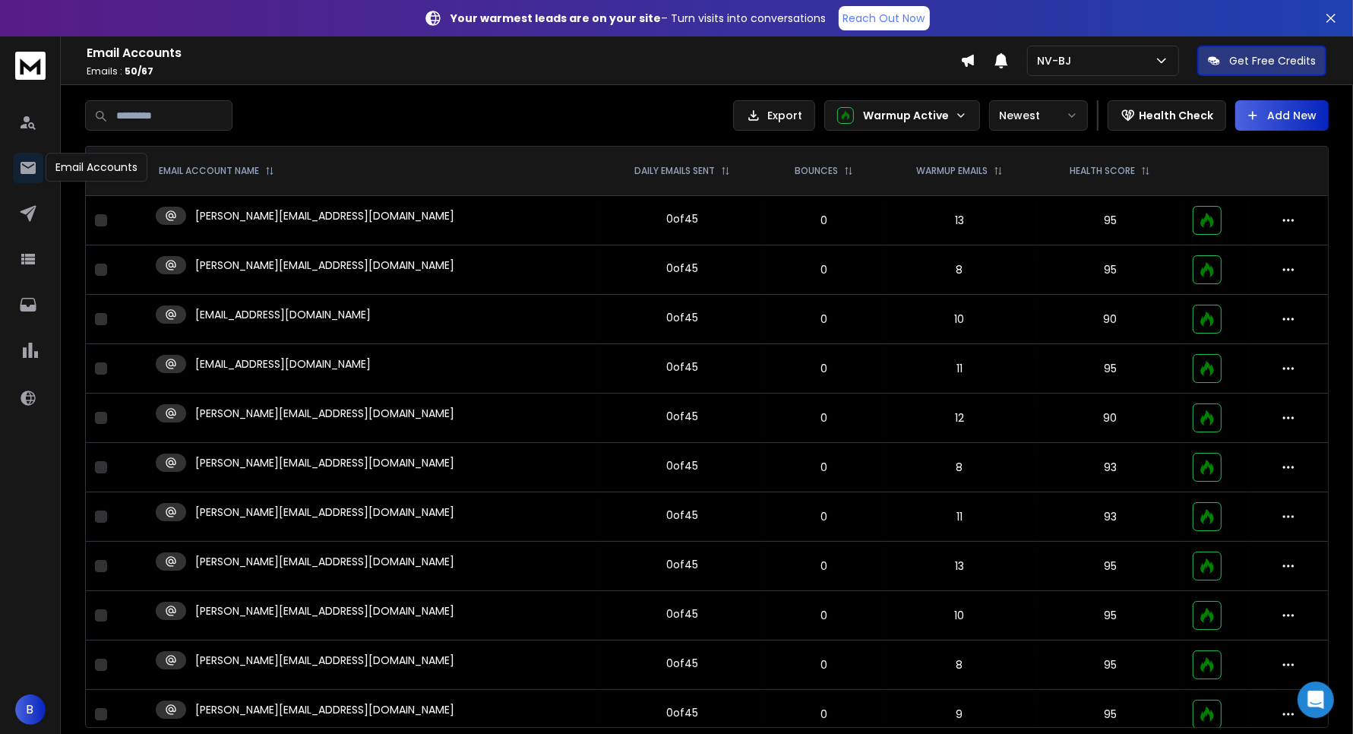
click at [25, 168] on icon at bounding box center [28, 168] width 15 height 12
click at [32, 205] on icon at bounding box center [28, 213] width 18 height 18
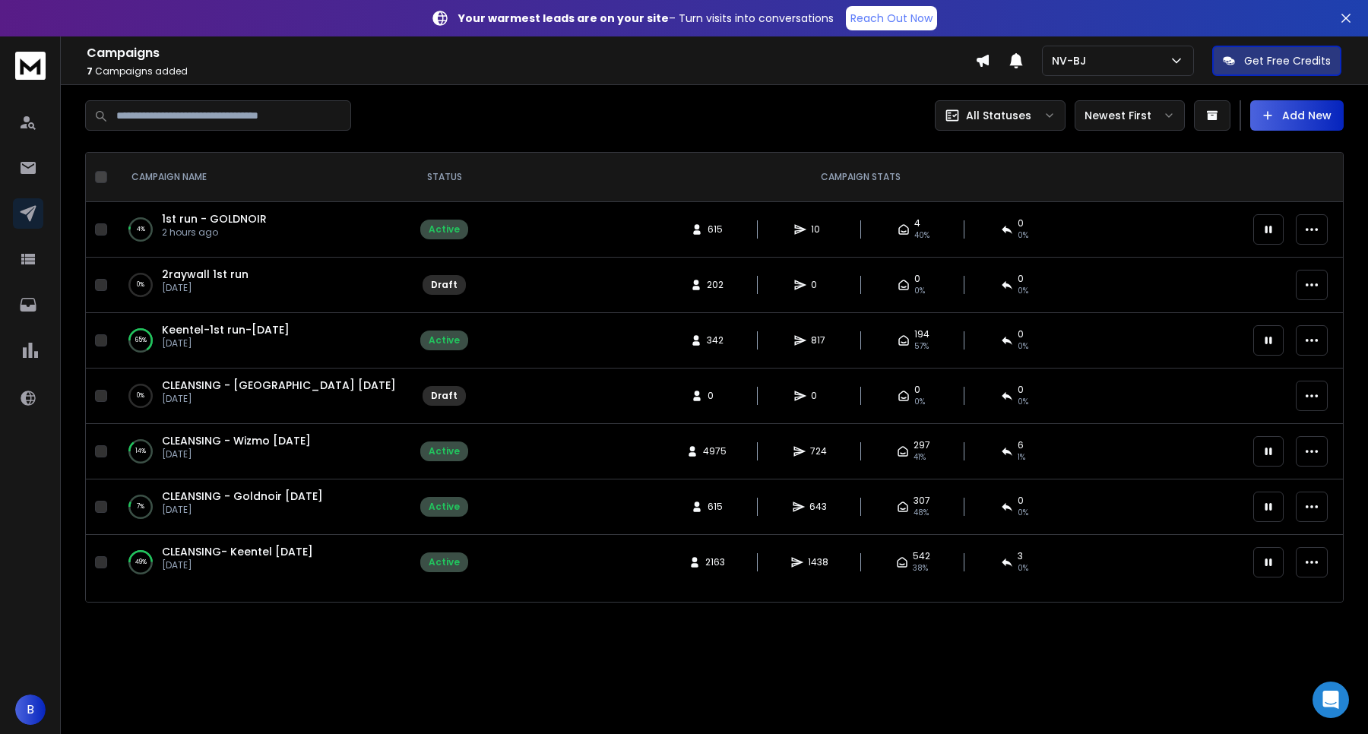
click at [220, 337] on span "Keentel-1st run-[DATE]" at bounding box center [226, 329] width 128 height 15
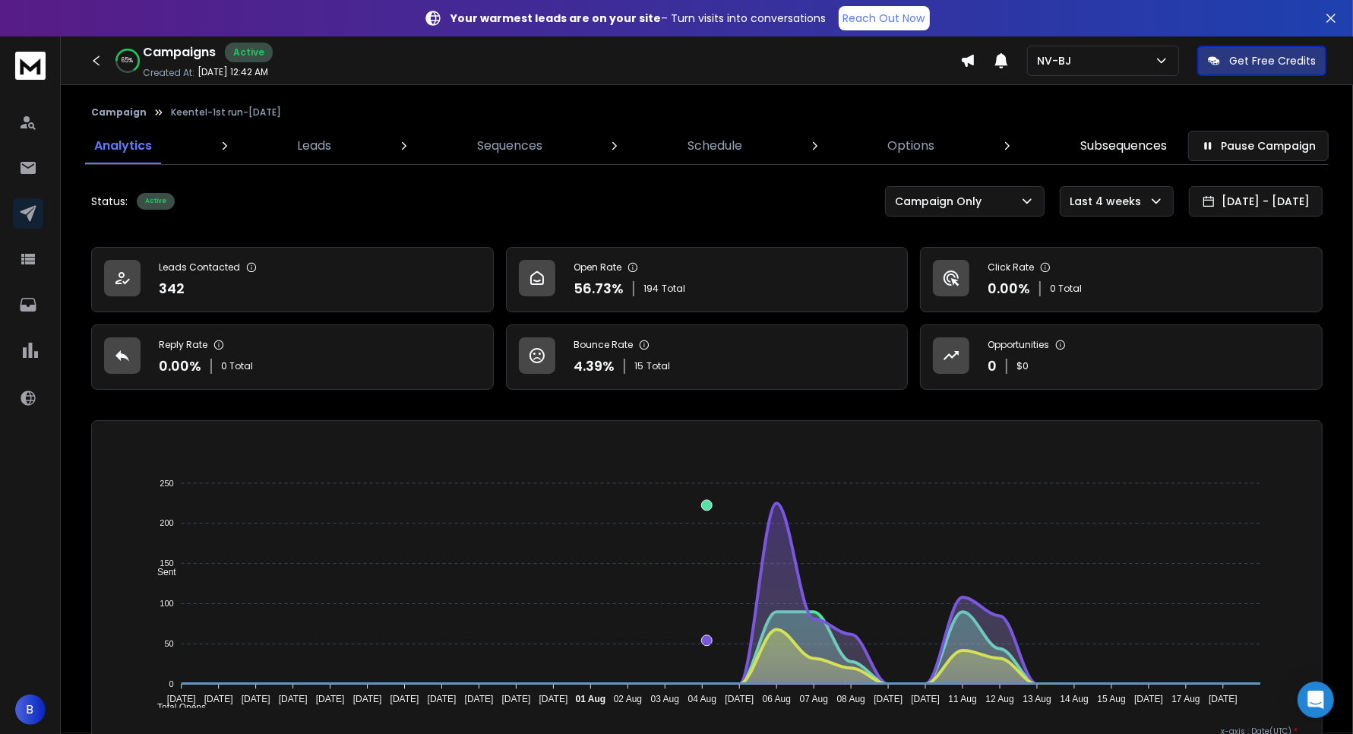
click at [1147, 146] on p "Subsequences" at bounding box center [1124, 146] width 87 height 18
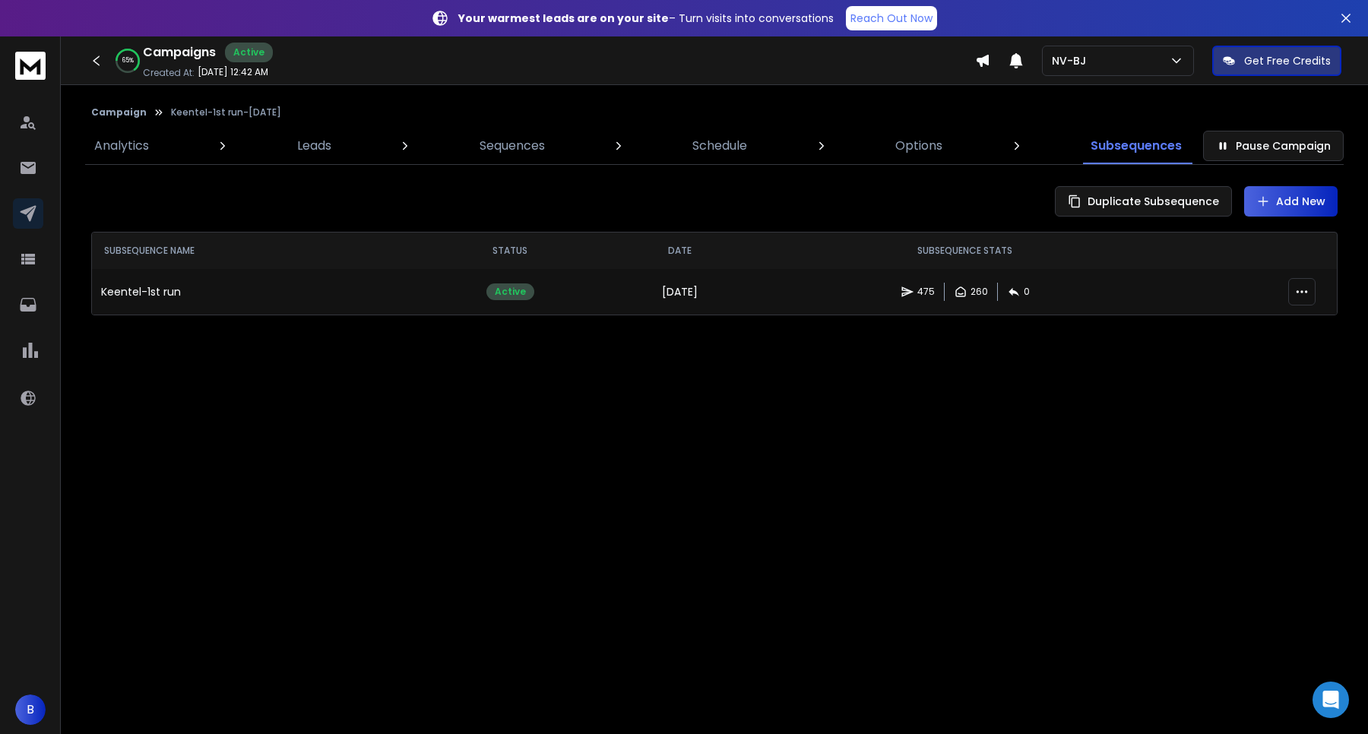
click at [400, 290] on td "Keentel-1st run" at bounding box center [254, 292] width 324 height 46
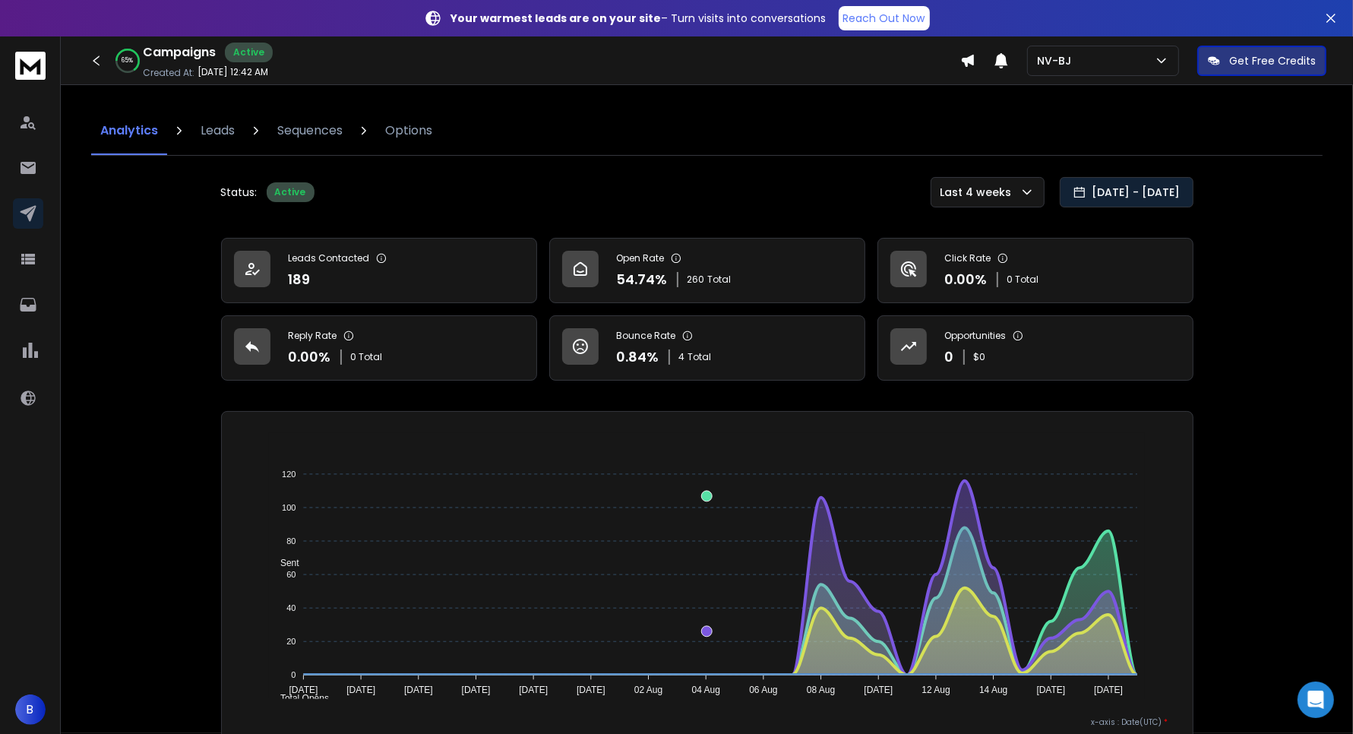
click at [1145, 201] on button "[DATE] - [DATE]" at bounding box center [1127, 192] width 134 height 30
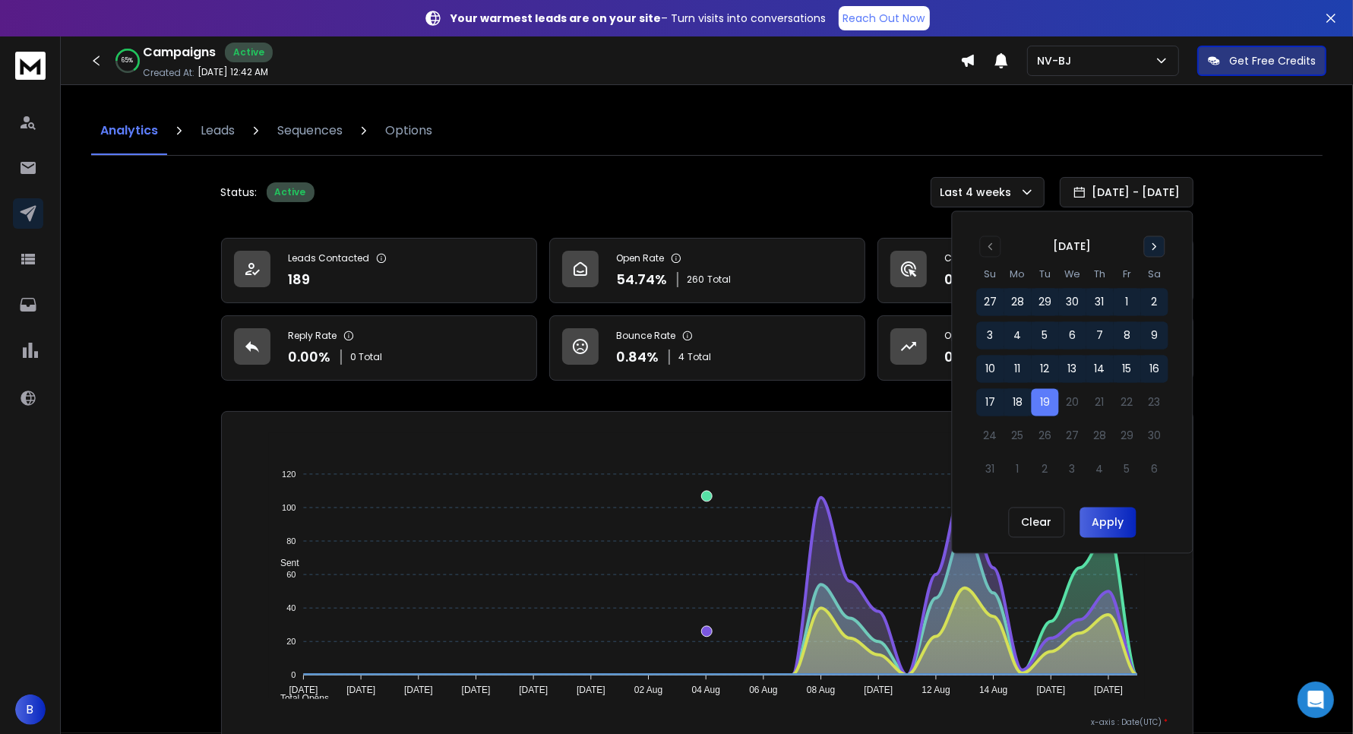
click at [1157, 242] on icon "Go to next month" at bounding box center [1155, 247] width 12 height 12
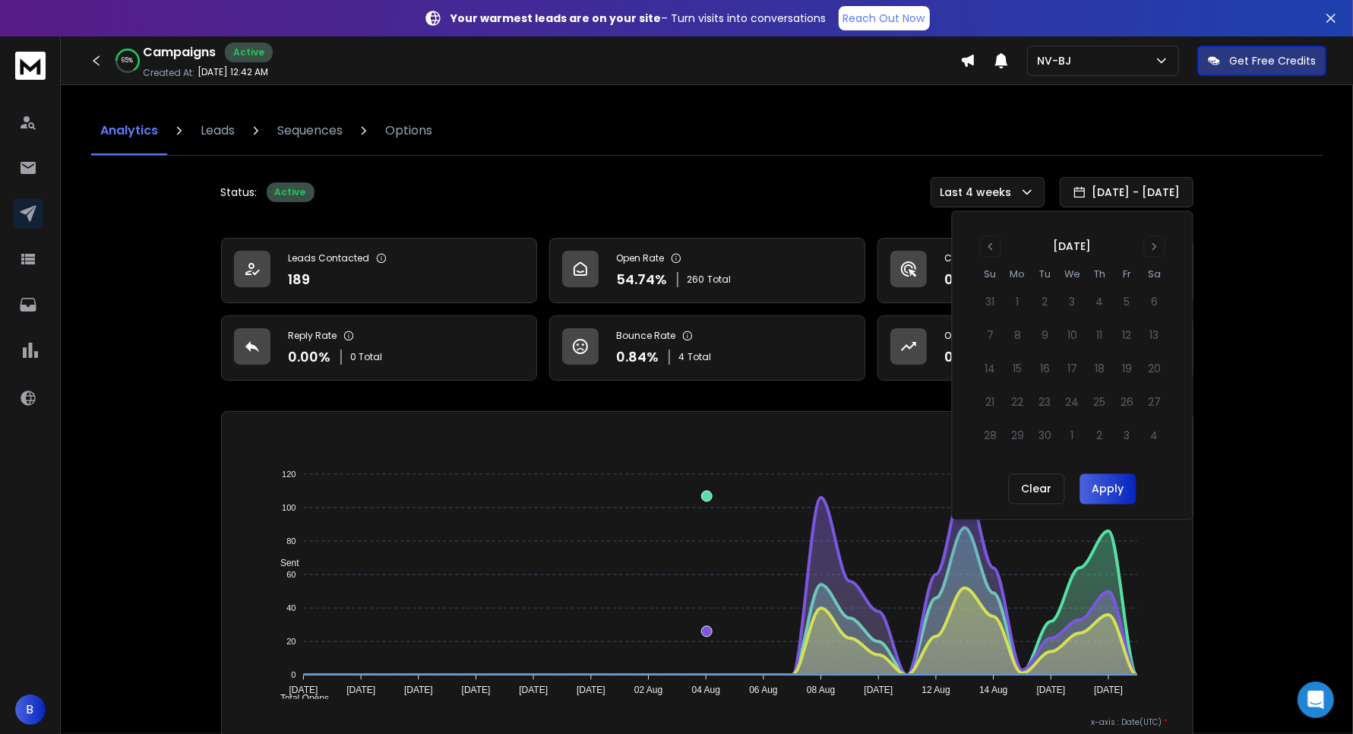
drag, startPoint x: 986, startPoint y: 244, endPoint x: 1000, endPoint y: 258, distance: 19.9
click at [986, 244] on icon "Go to previous month" at bounding box center [991, 247] width 12 height 12
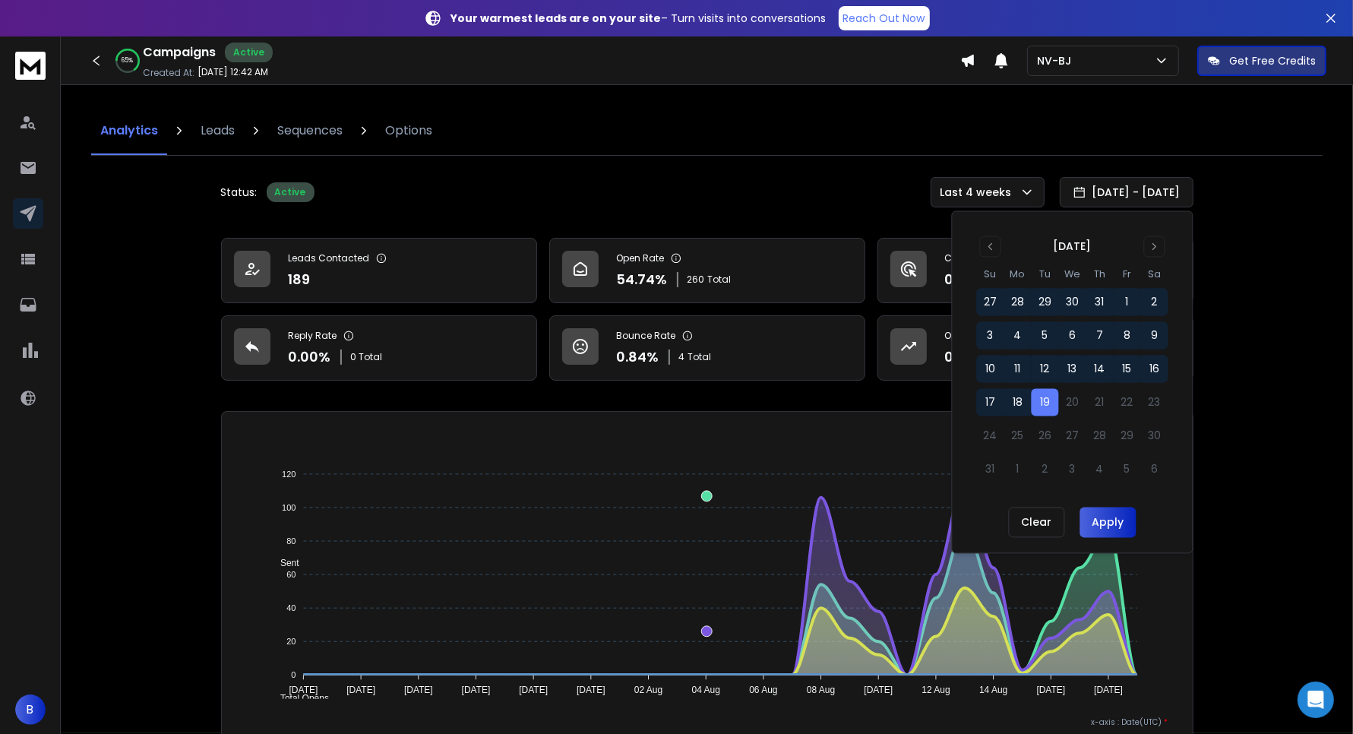
click at [1027, 369] on button "11" at bounding box center [1018, 369] width 27 height 27
click at [1128, 369] on button "15" at bounding box center [1127, 369] width 27 height 27
click at [1024, 366] on button "11" at bounding box center [1018, 369] width 27 height 27
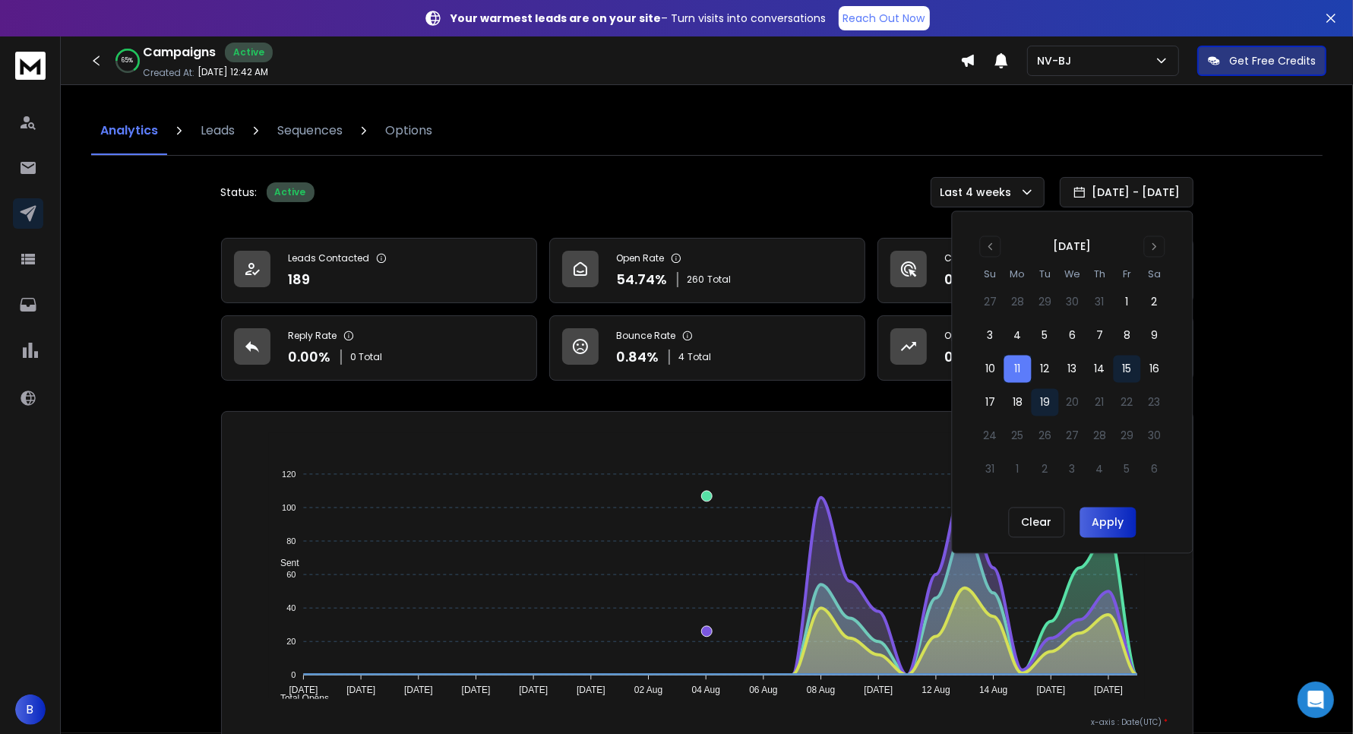
click at [1126, 369] on button "15" at bounding box center [1127, 369] width 27 height 27
click at [1127, 369] on button "15" at bounding box center [1127, 369] width 27 height 27
click at [1015, 367] on button "11" at bounding box center [1018, 369] width 27 height 27
click at [1104, 521] on button "Apply" at bounding box center [1109, 523] width 56 height 30
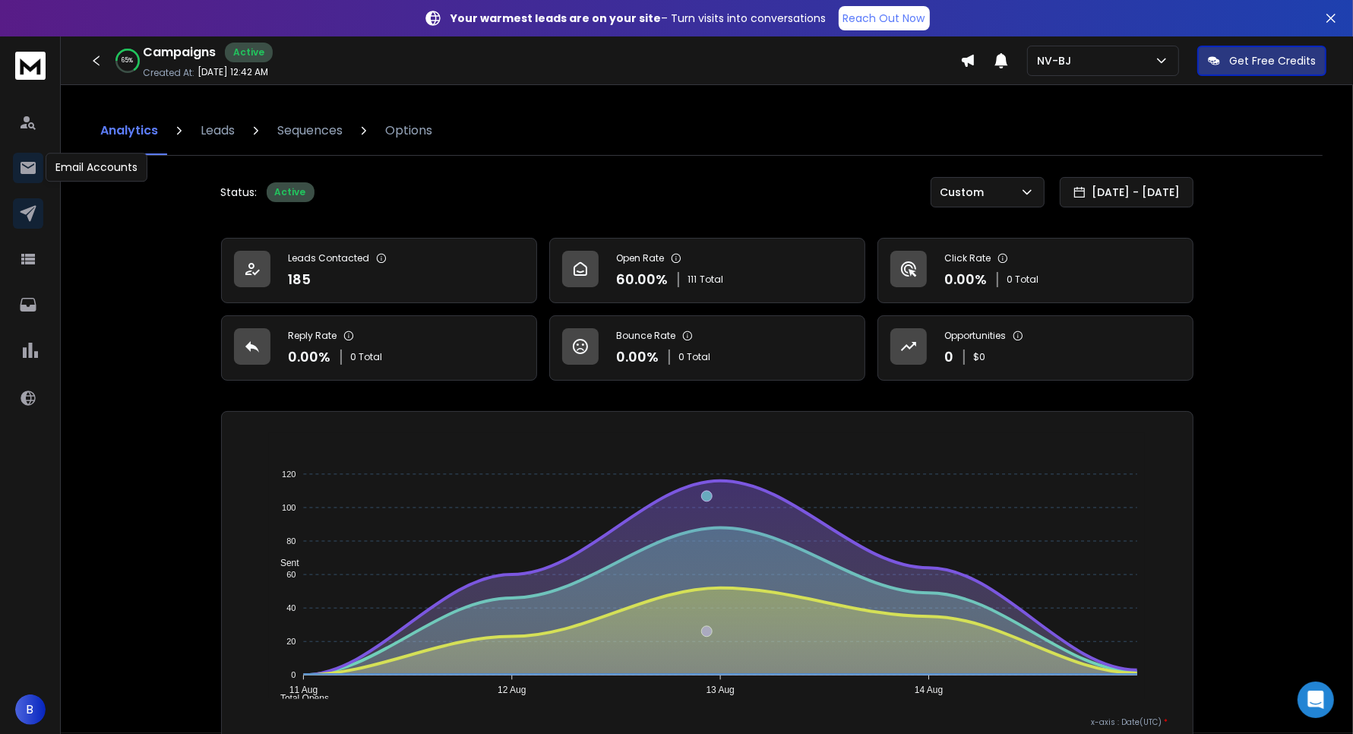
click at [25, 172] on icon at bounding box center [28, 168] width 15 height 12
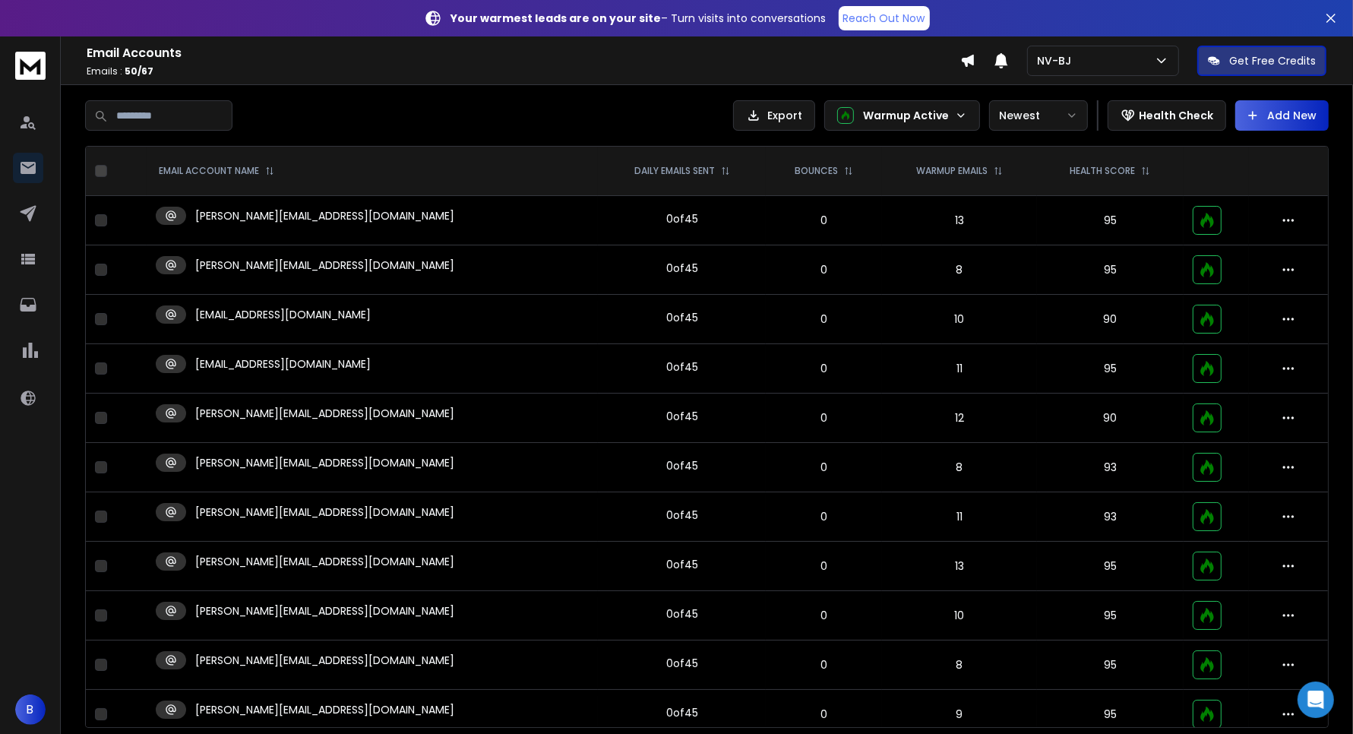
click at [1076, 115] on icon "button" at bounding box center [1072, 115] width 12 height 12
click at [1081, 115] on icon "button" at bounding box center [1087, 115] width 12 height 12
click at [1078, 118] on icon "button" at bounding box center [1072, 115] width 12 height 12
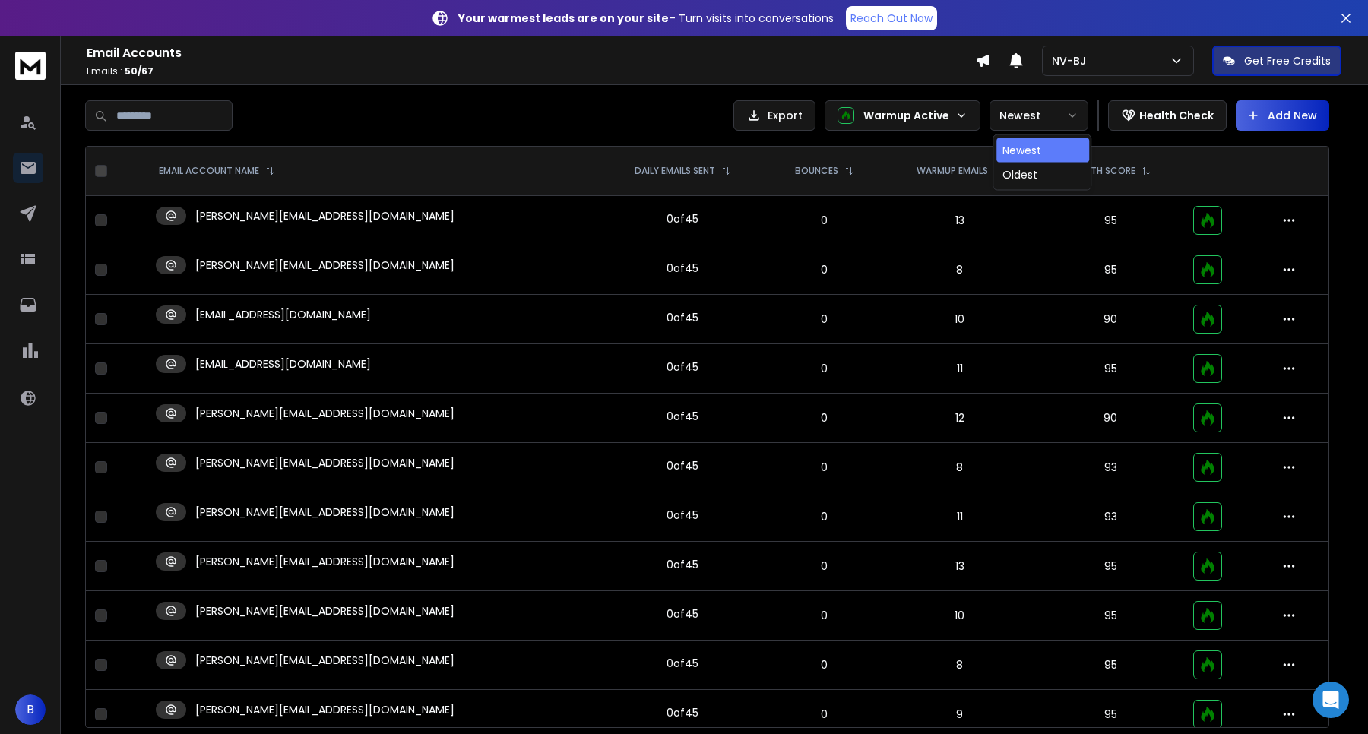
drag, startPoint x: 1055, startPoint y: 176, endPoint x: 838, endPoint y: 214, distance: 219.9
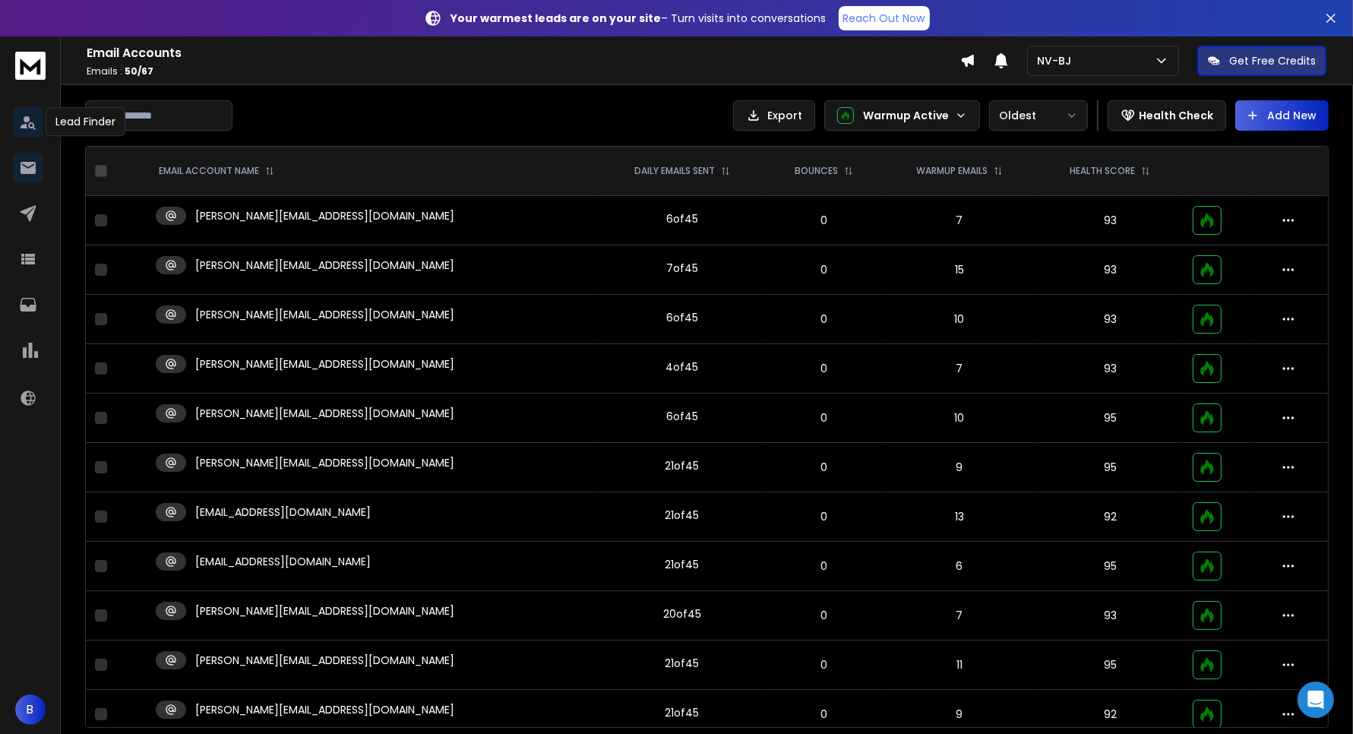
click at [19, 122] on icon at bounding box center [28, 122] width 18 height 18
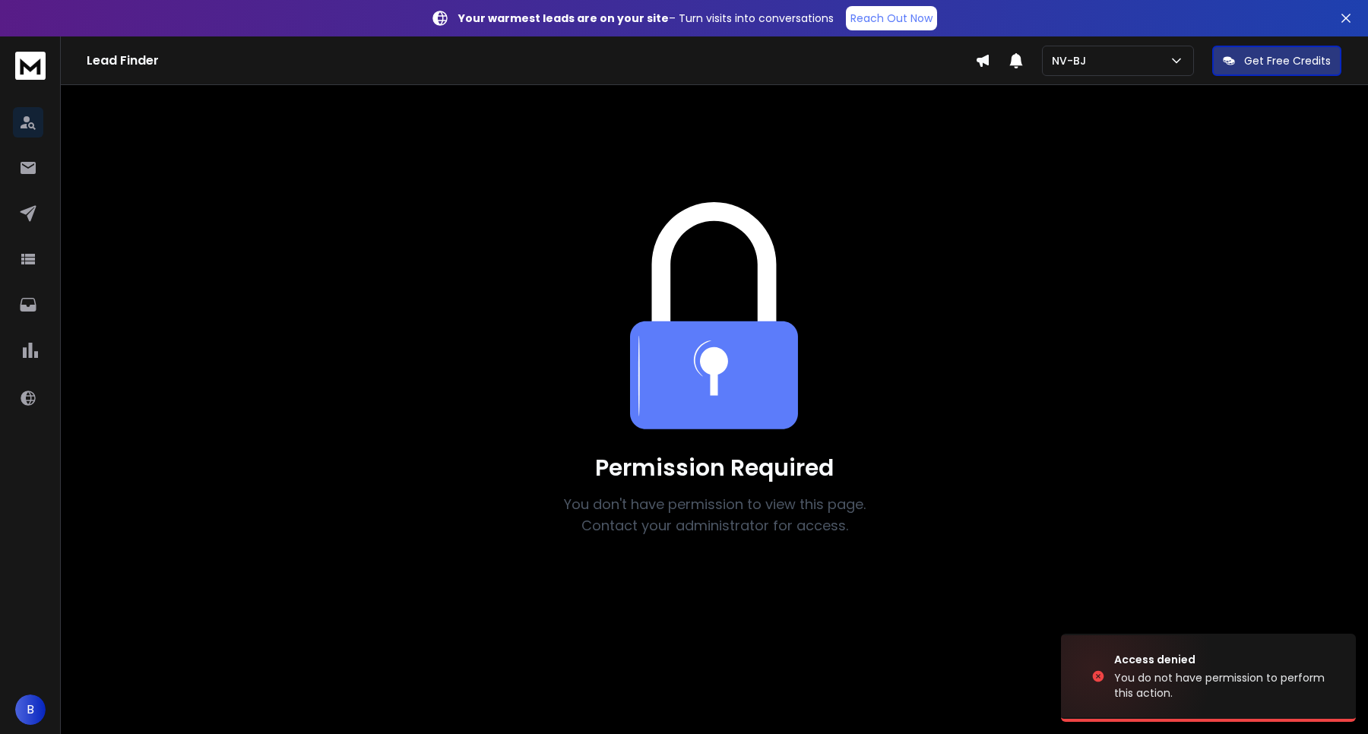
click at [29, 68] on img at bounding box center [30, 66] width 30 height 28
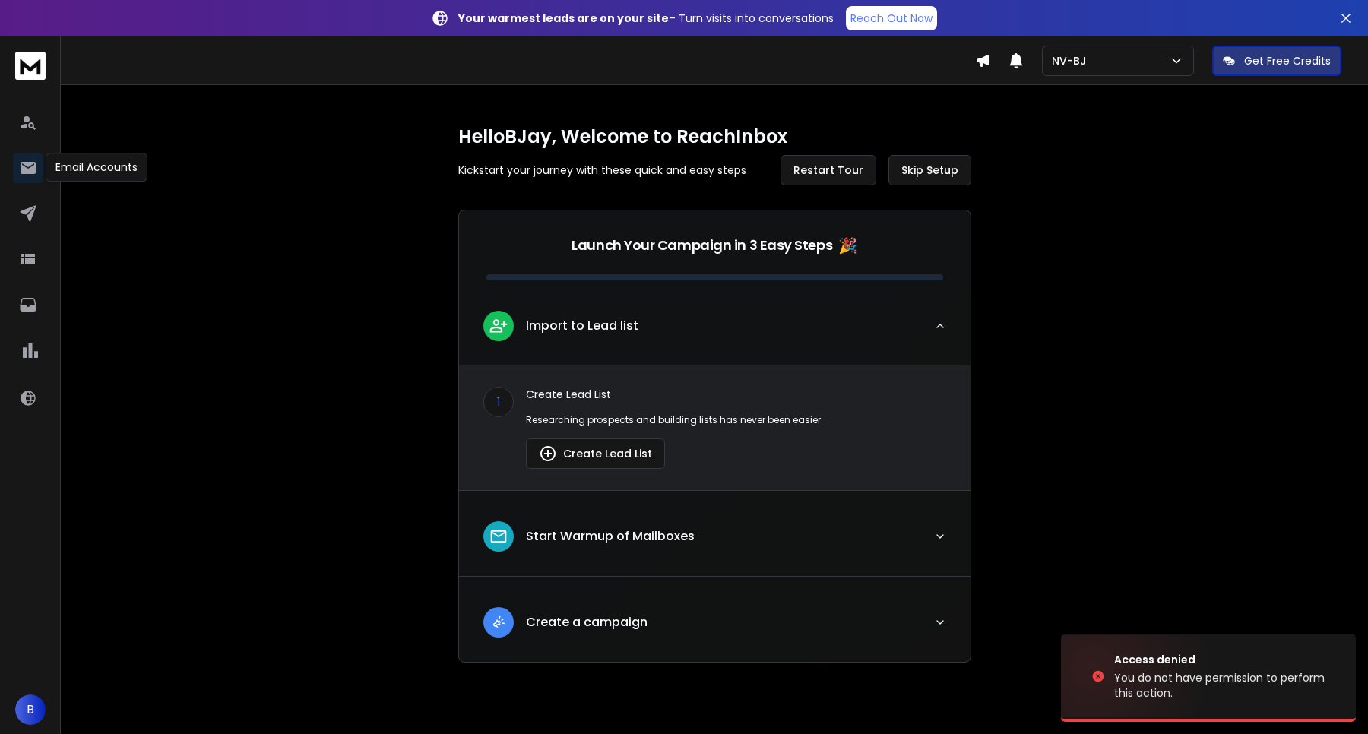
click at [28, 173] on icon at bounding box center [28, 168] width 15 height 12
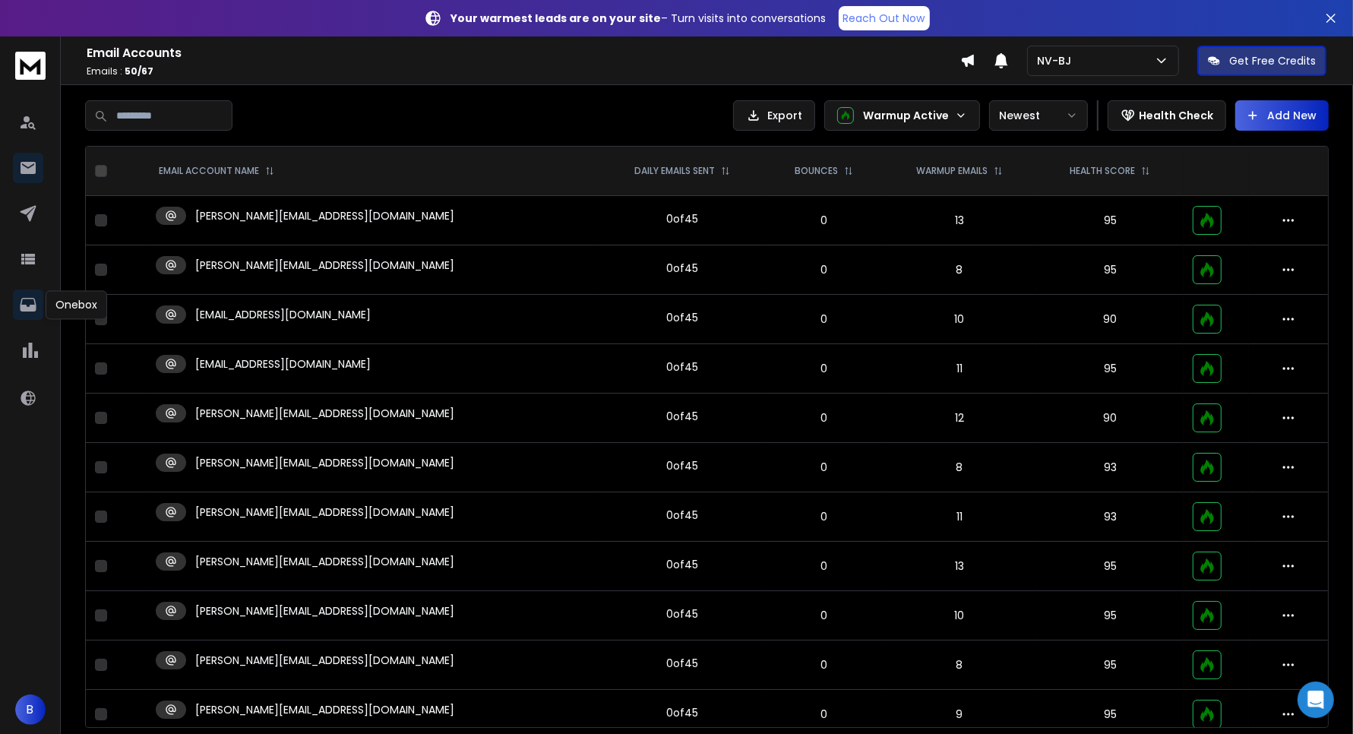
click at [27, 305] on icon at bounding box center [28, 305] width 18 height 18
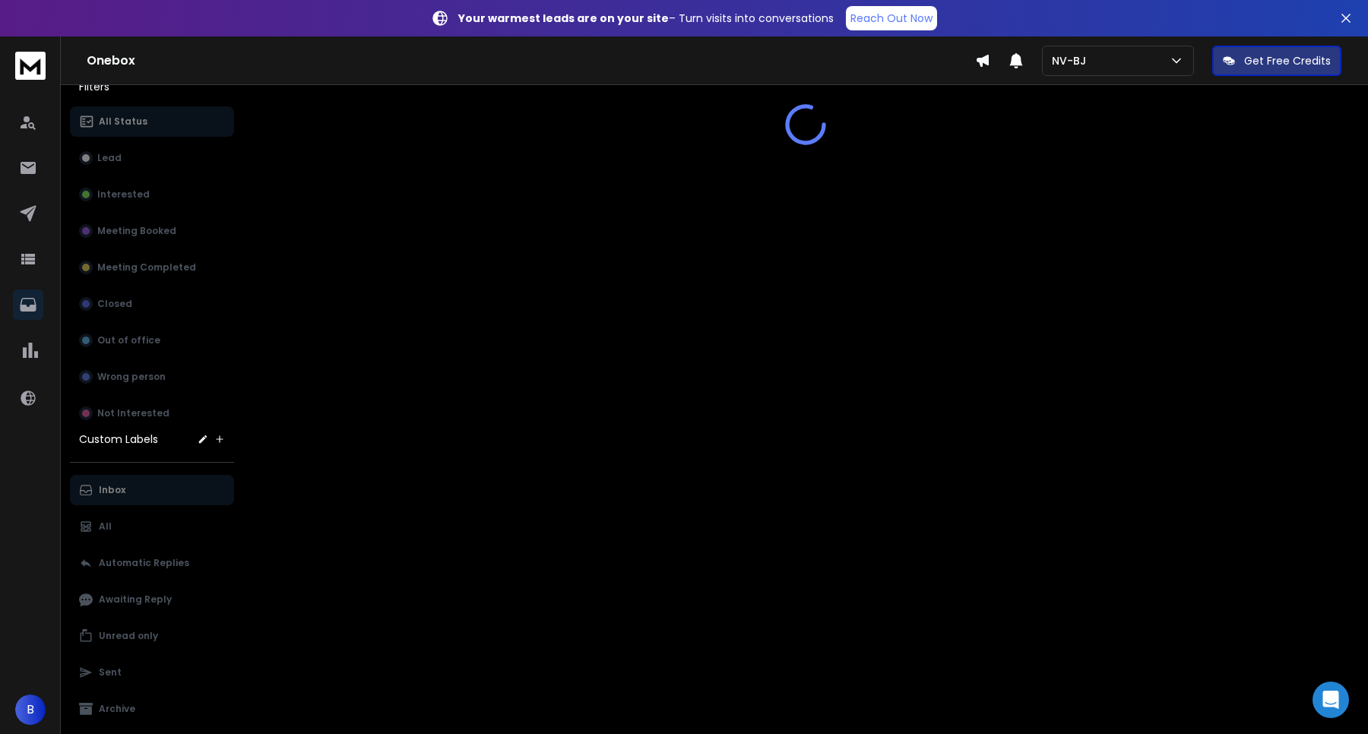
scroll to position [141, 0]
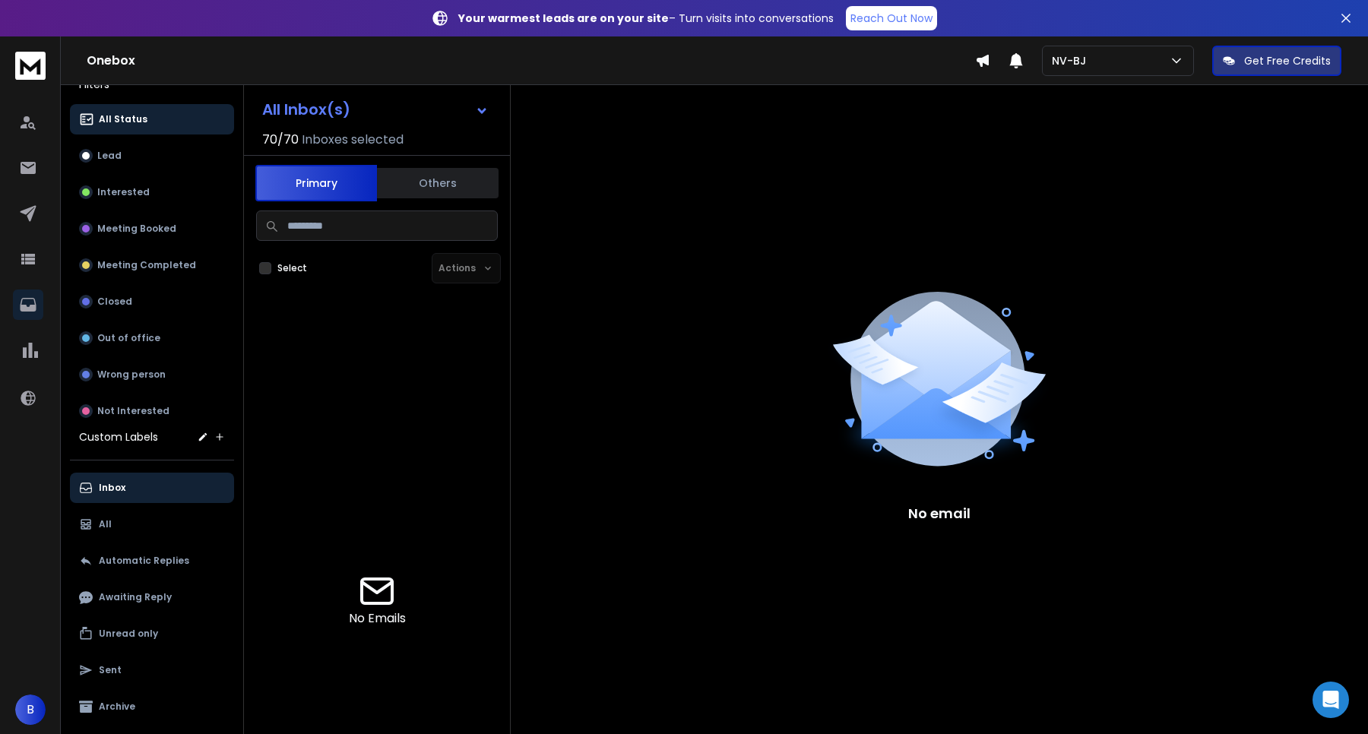
click at [165, 477] on button "Inbox" at bounding box center [152, 488] width 164 height 30
click at [157, 509] on button "All" at bounding box center [152, 524] width 164 height 30
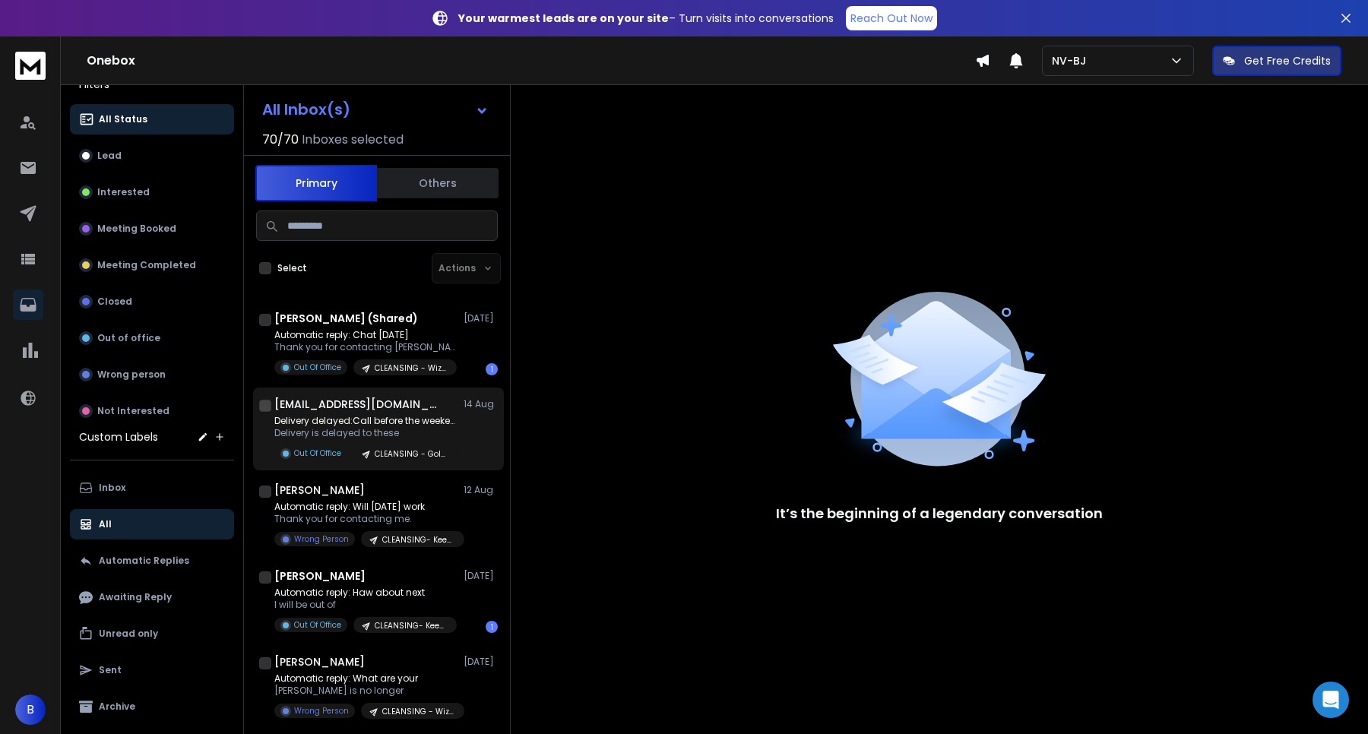
click at [404, 423] on p "Delivery delayed:Call before the weekend" at bounding box center [365, 421] width 182 height 12
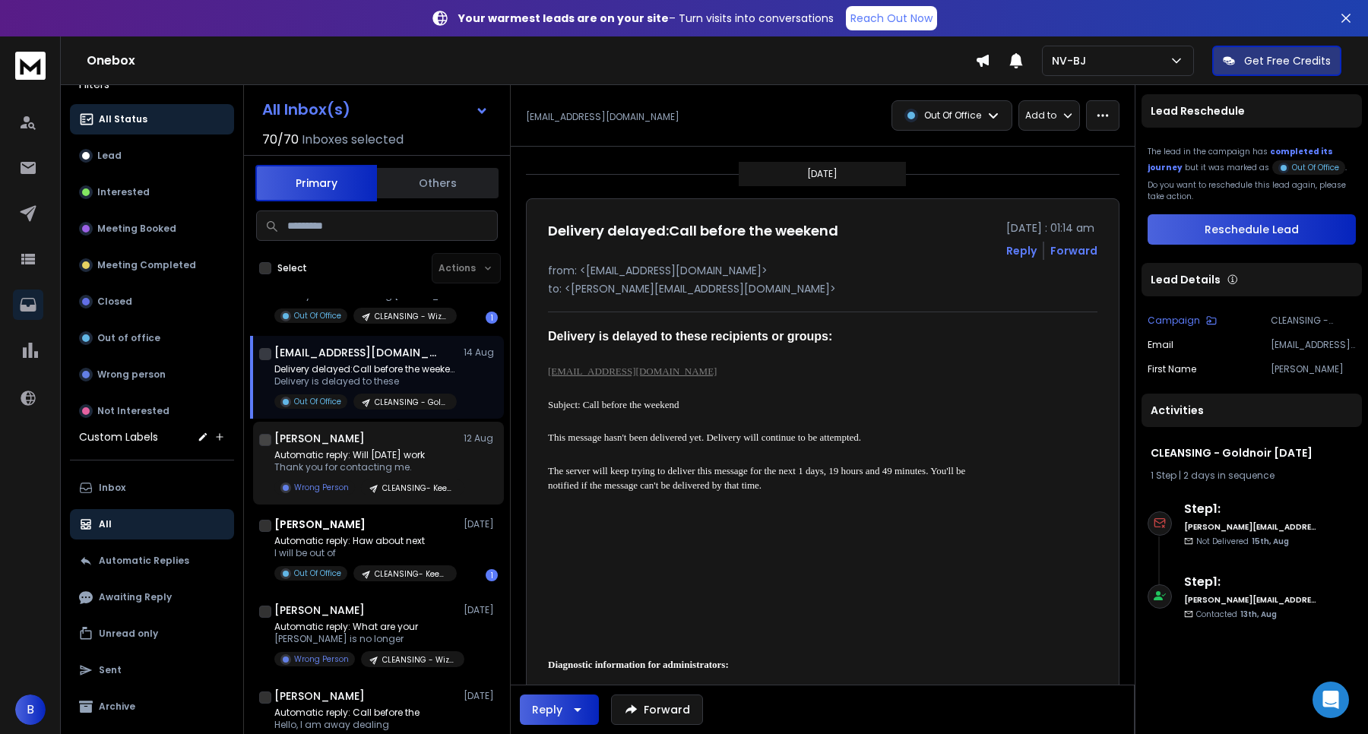
scroll to position [95, 0]
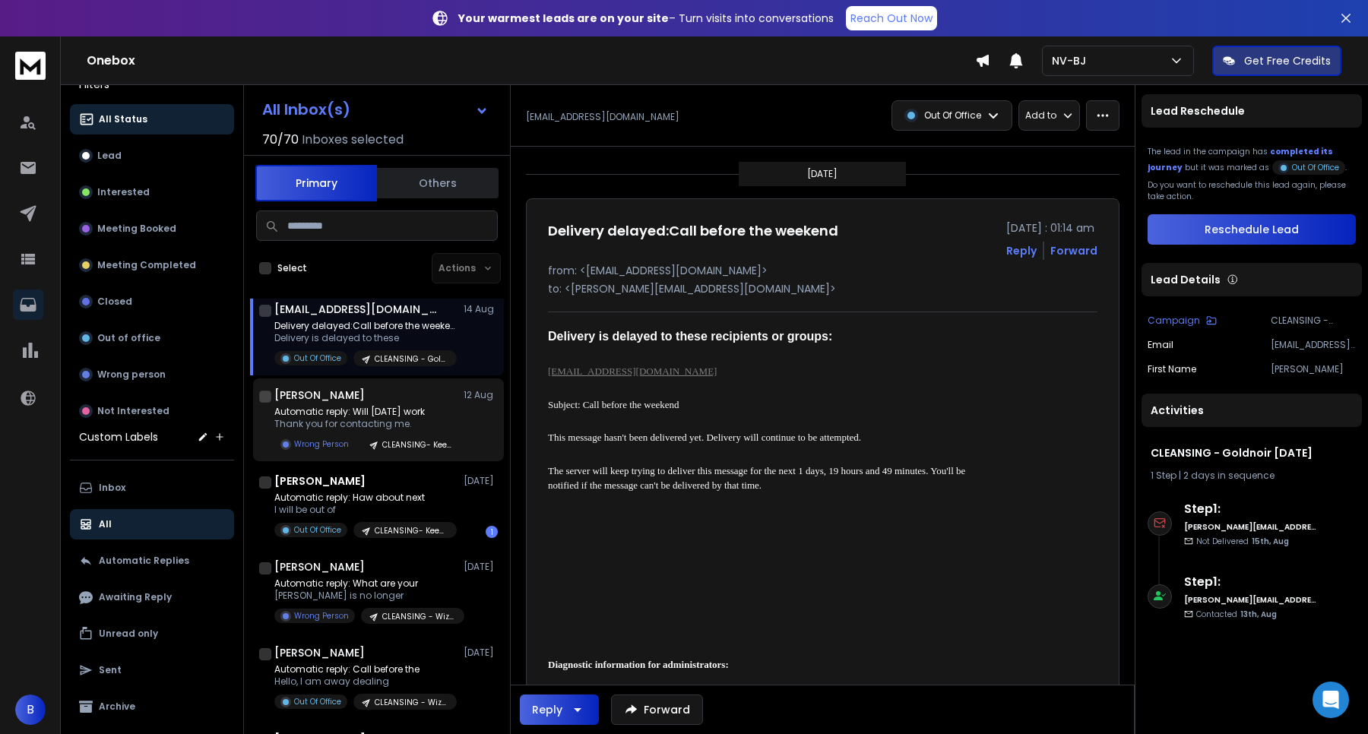
click at [378, 411] on p "Automatic reply: Will [DATE] work" at bounding box center [365, 412] width 182 height 12
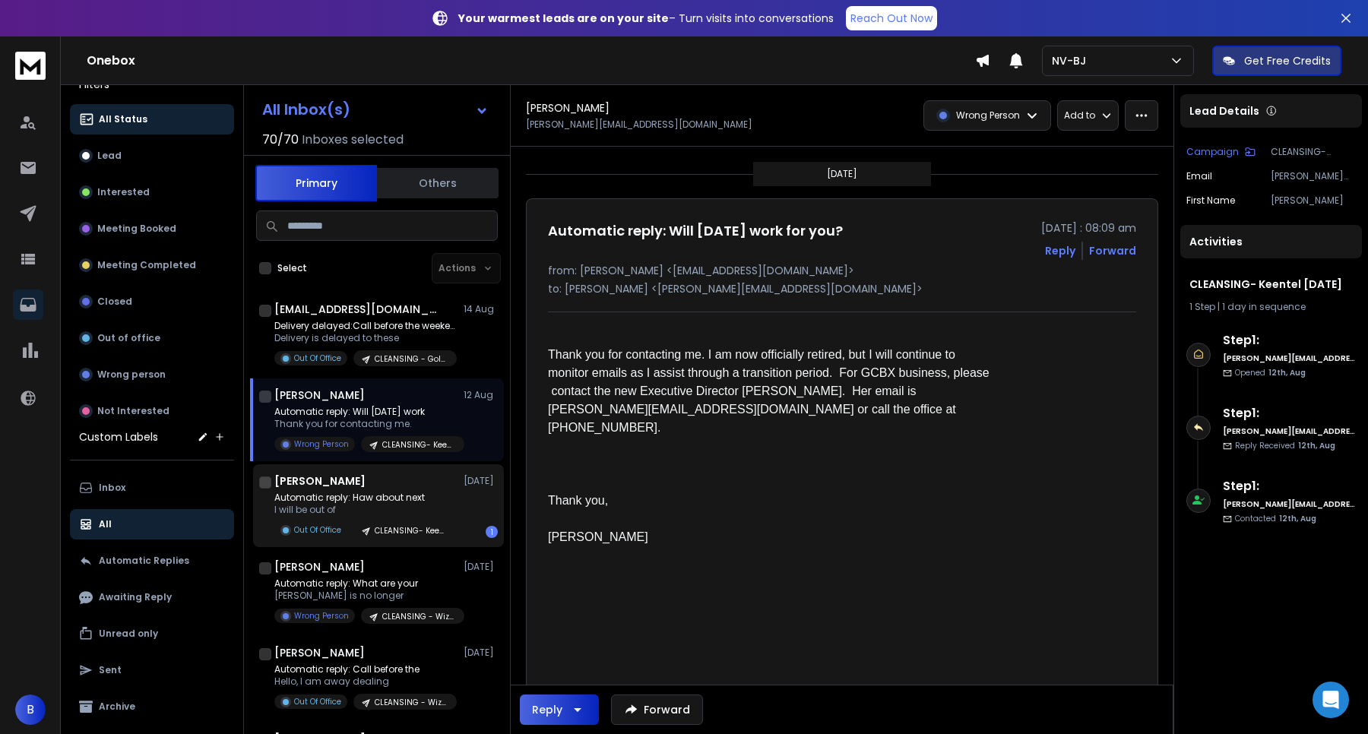
click at [391, 498] on p "Automatic reply: Haw about next" at bounding box center [365, 498] width 182 height 12
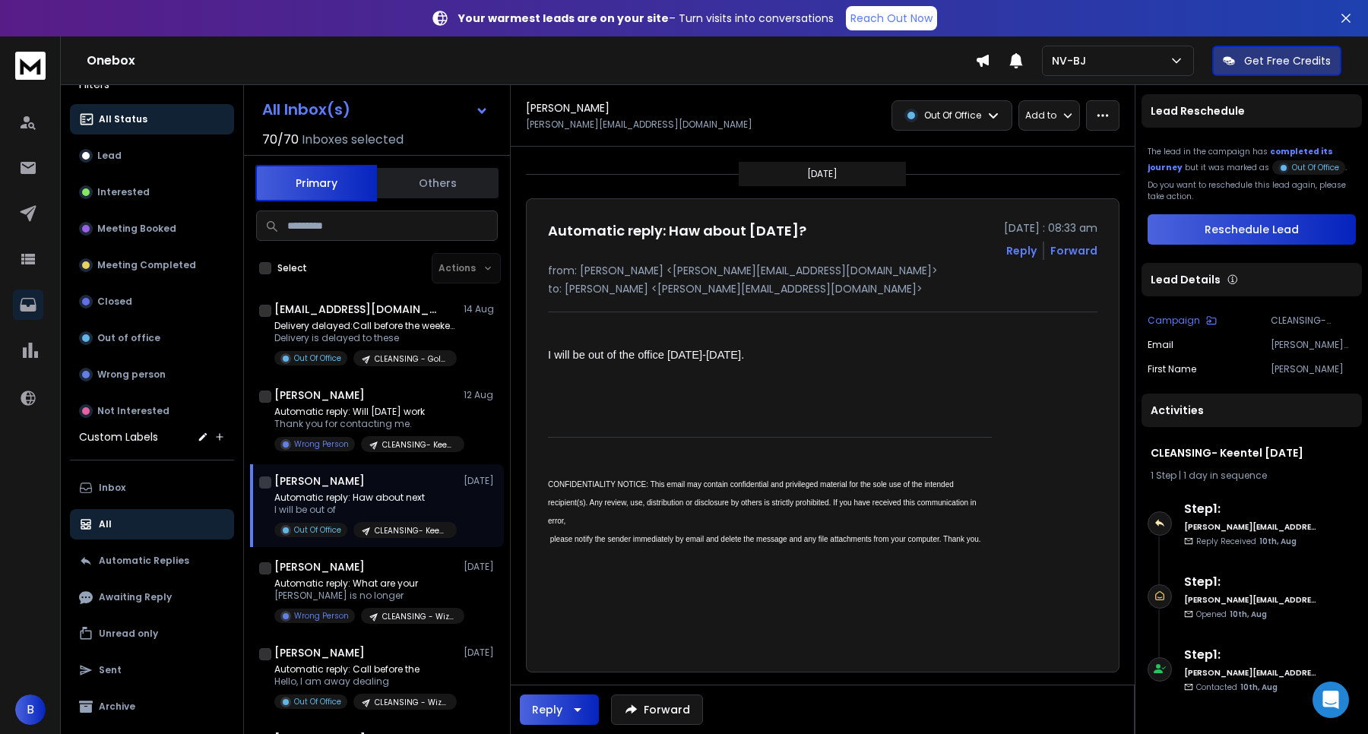
scroll to position [190, 0]
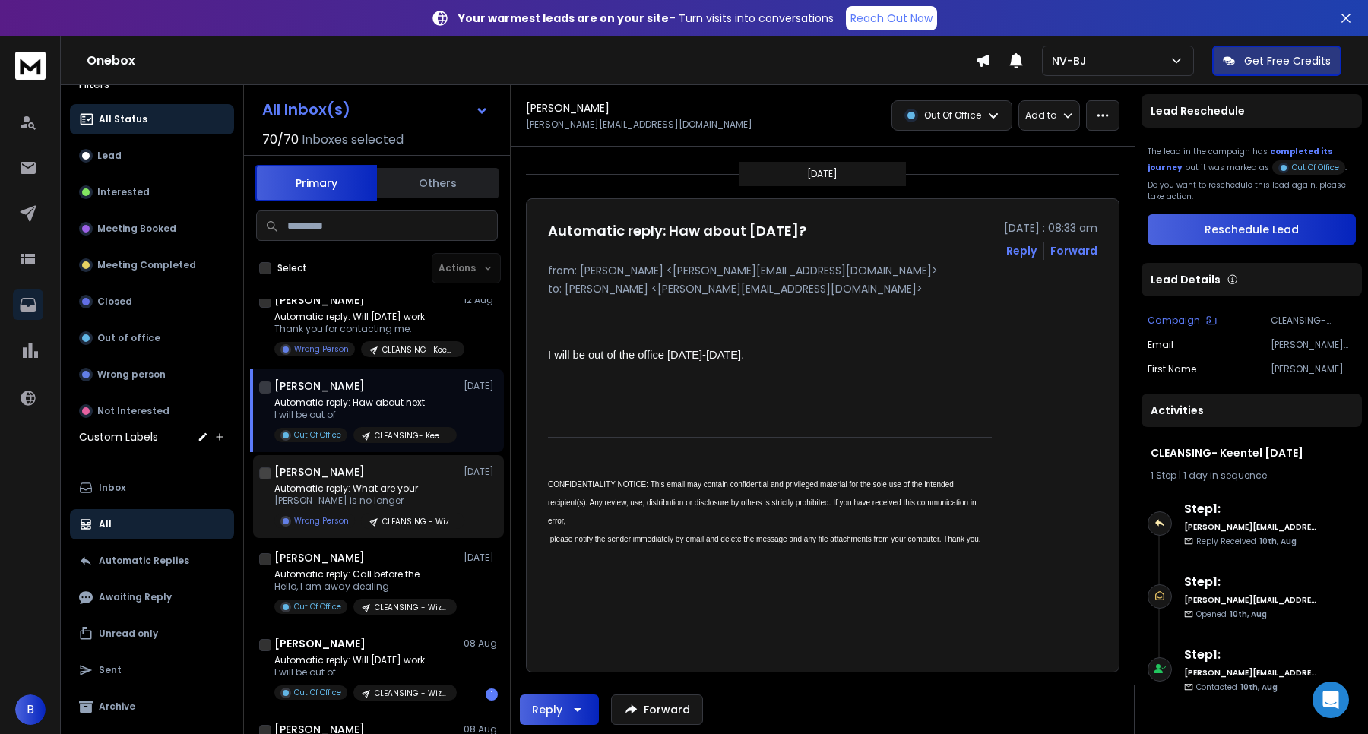
click at [369, 488] on p "Automatic reply: What are your" at bounding box center [365, 489] width 182 height 12
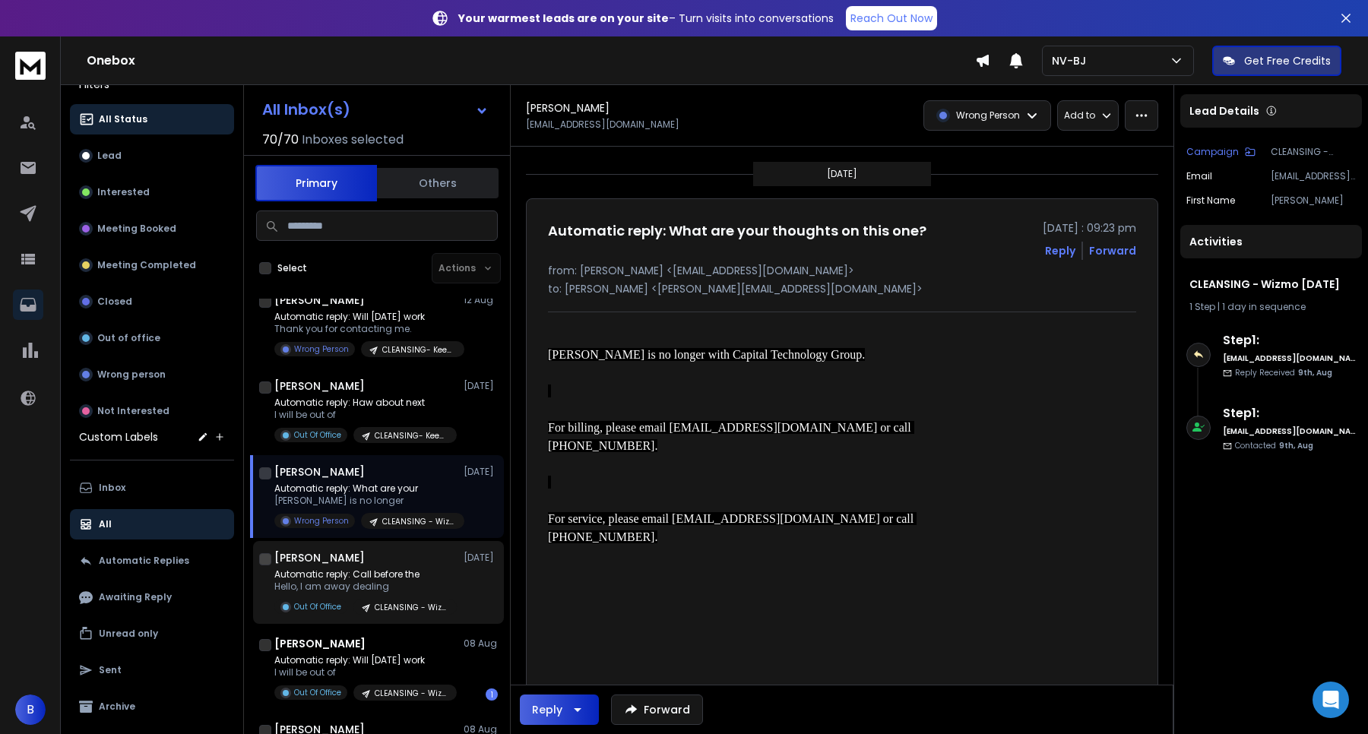
click at [354, 566] on div "[PERSON_NAME] [DATE] Automatic reply: Call before the Hello, I am away dealing …" at bounding box center [385, 582] width 223 height 65
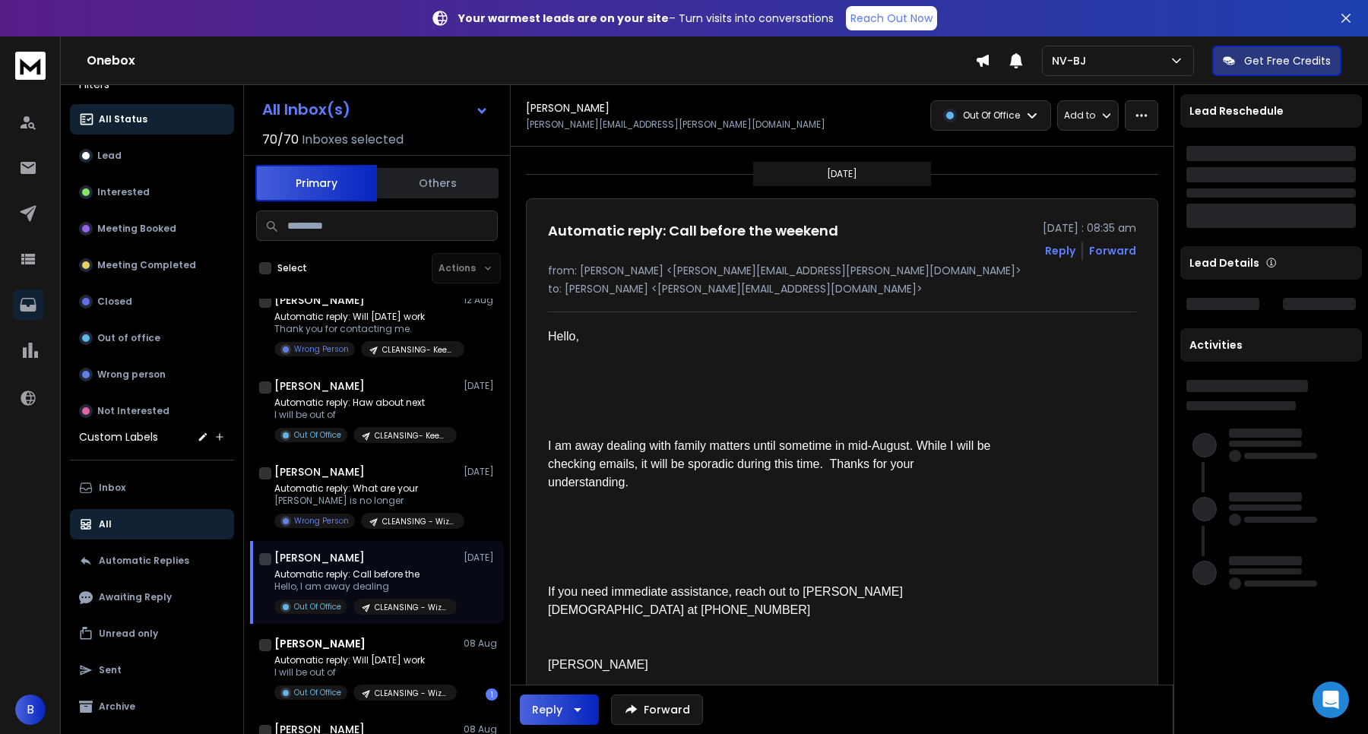
scroll to position [285, 0]
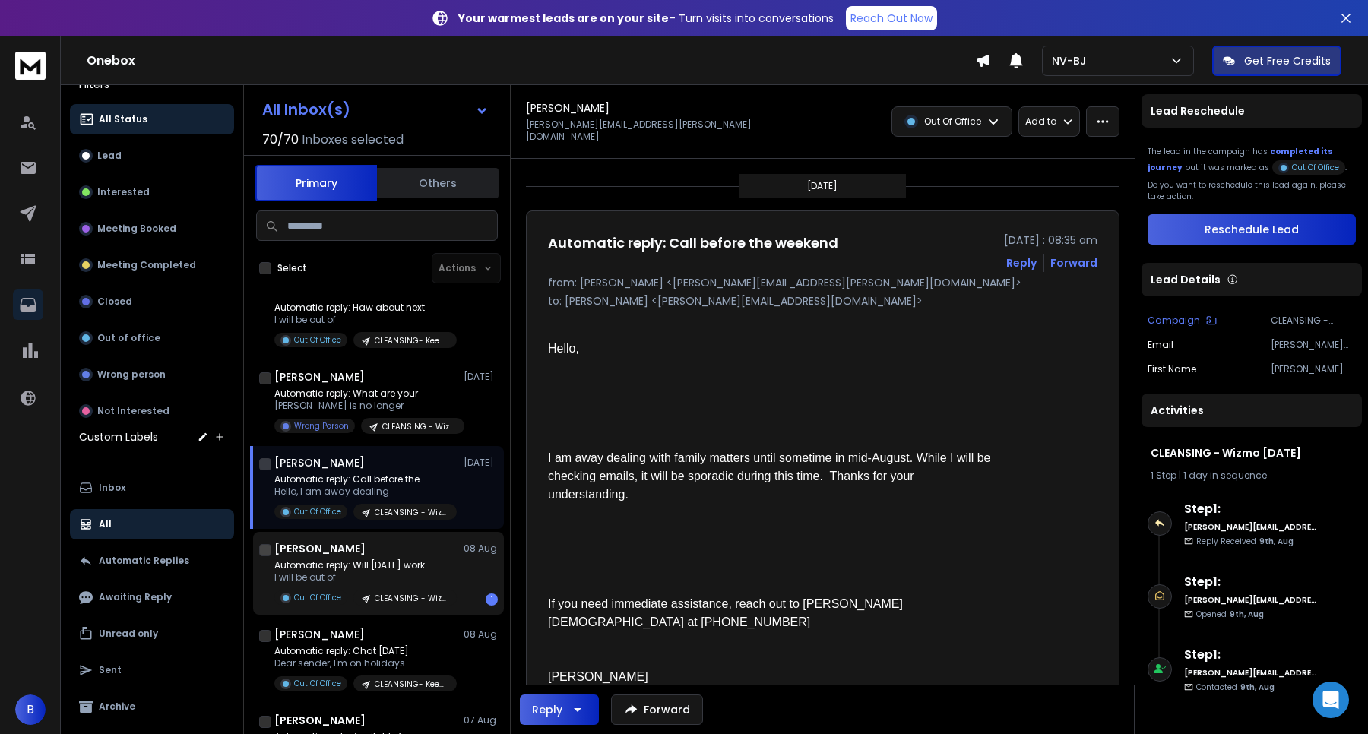
click at [397, 566] on p "Automatic reply: Will [DATE] work" at bounding box center [365, 565] width 182 height 12
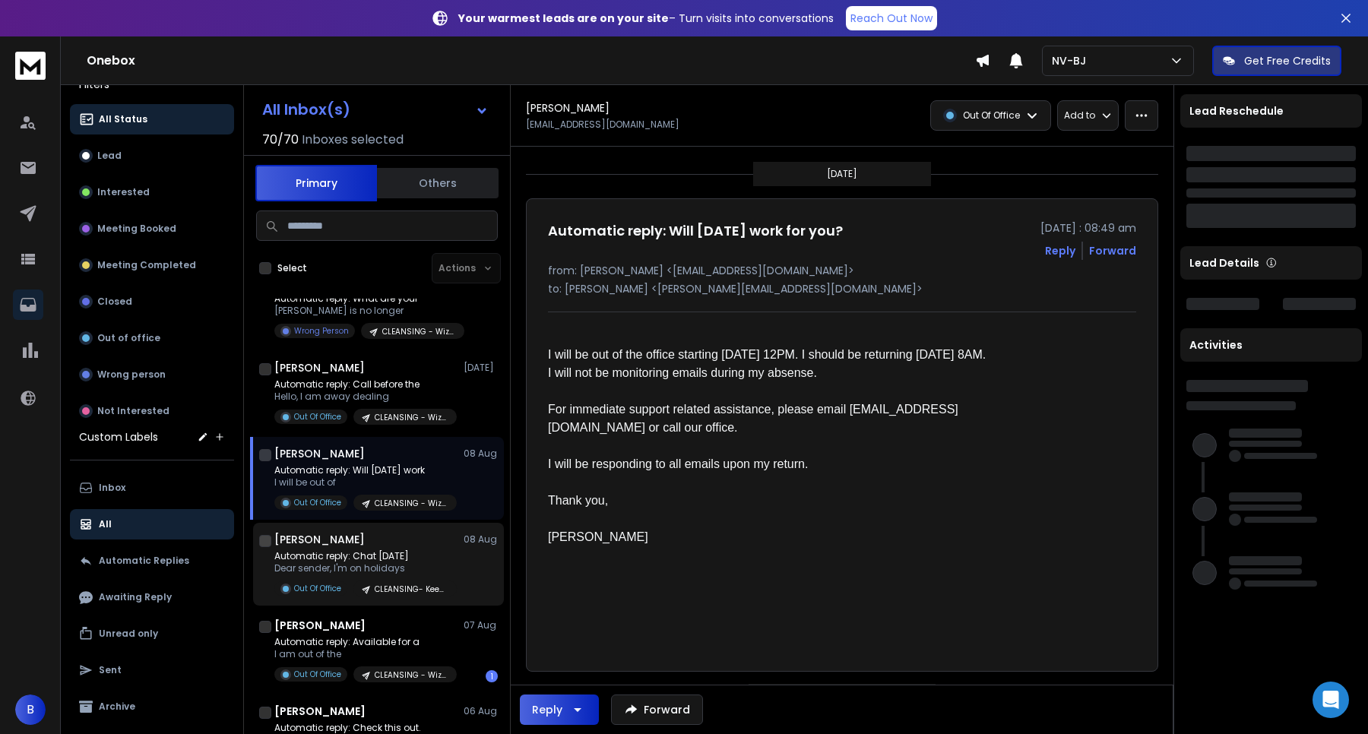
click at [381, 567] on p "Dear sender, I'm on holidays" at bounding box center [365, 568] width 182 height 12
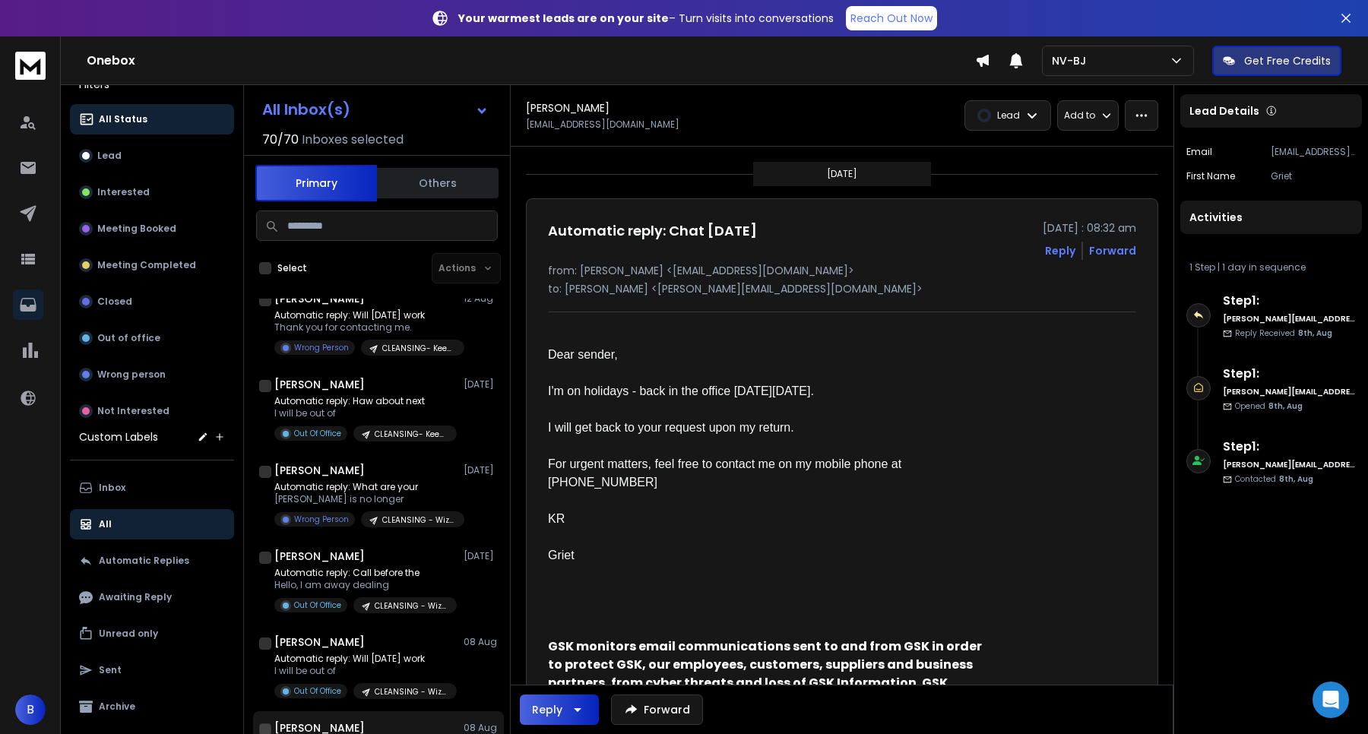
scroll to position [0, 0]
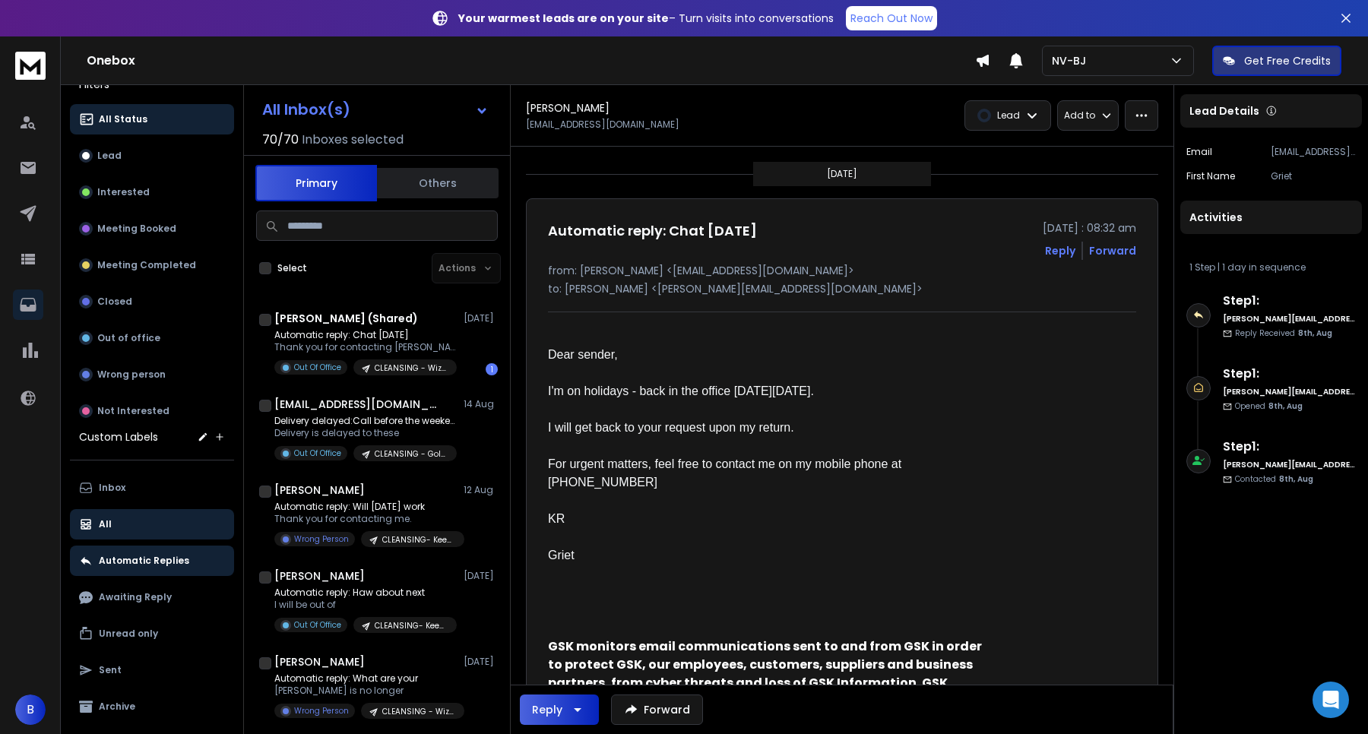
click at [154, 555] on p "Automatic Replies" at bounding box center [144, 561] width 90 height 12
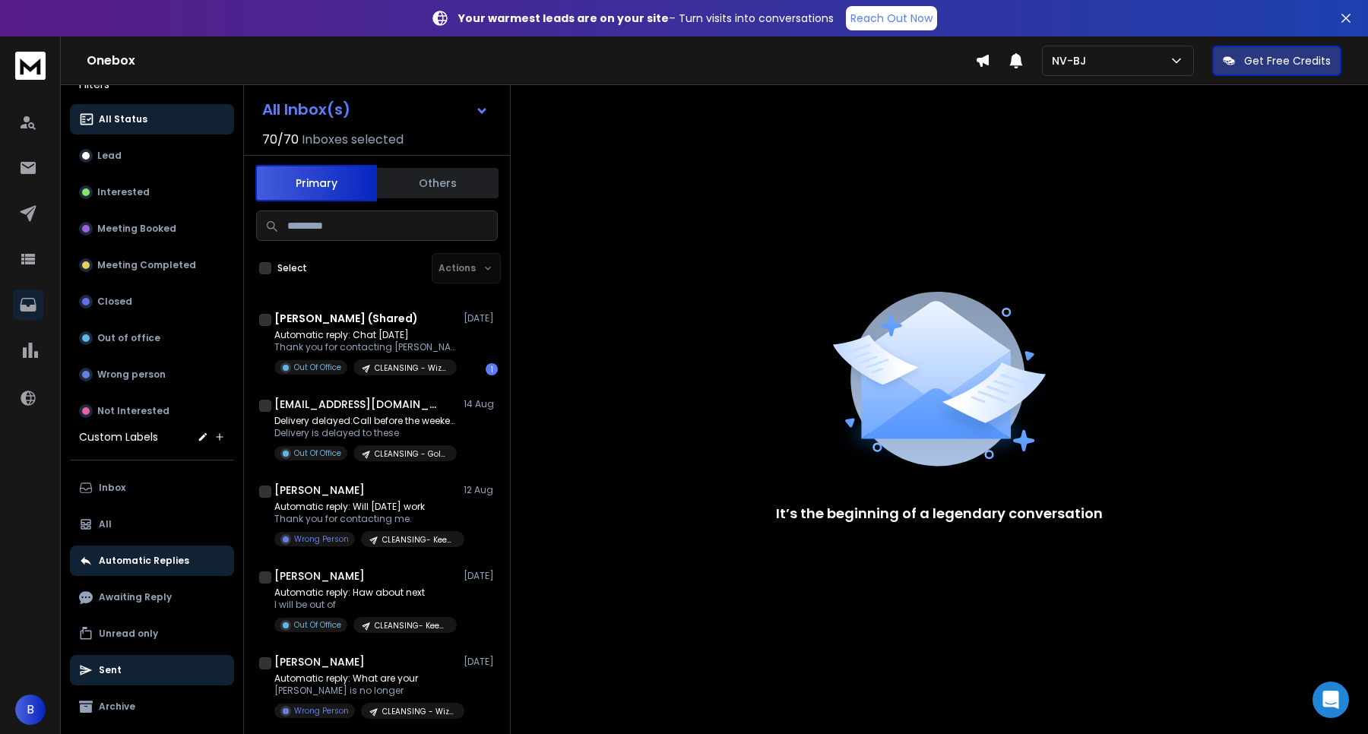
click at [142, 655] on button "Sent" at bounding box center [152, 670] width 164 height 30
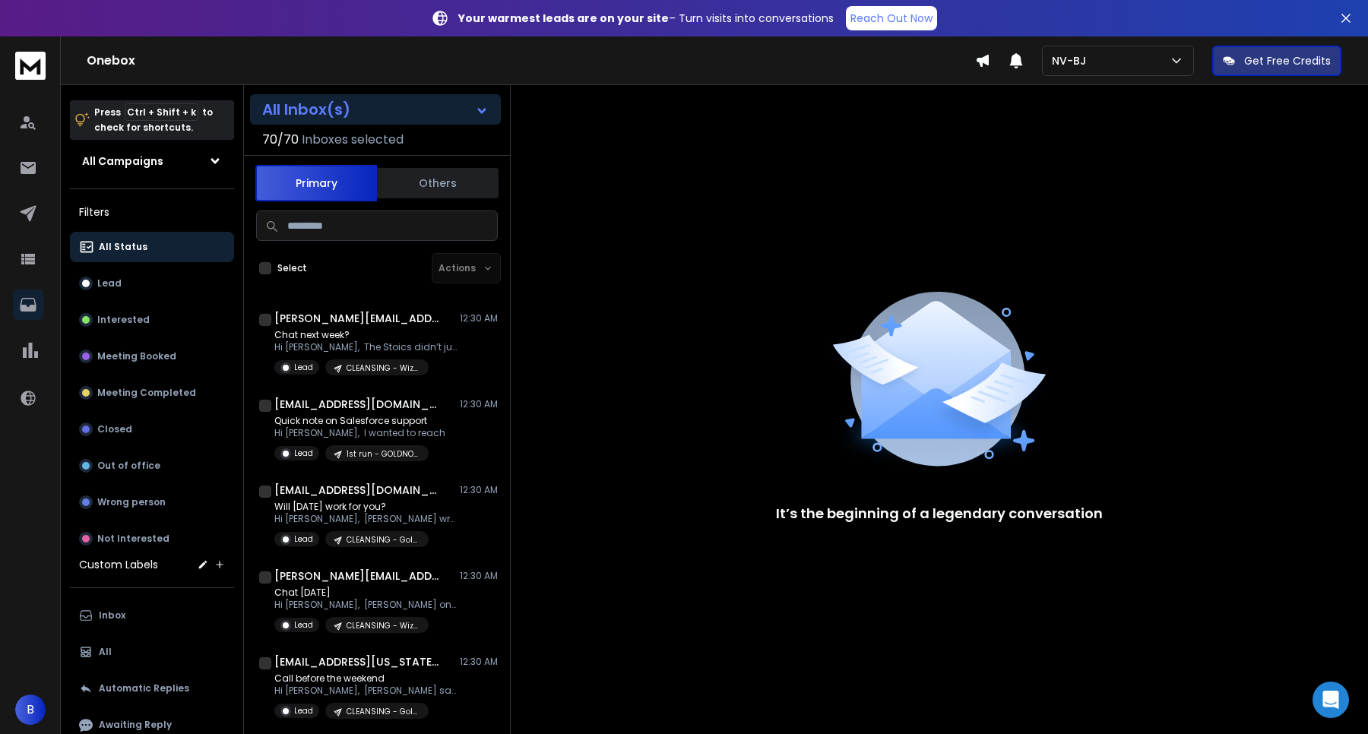
click at [481, 111] on icon at bounding box center [481, 110] width 8 height 5
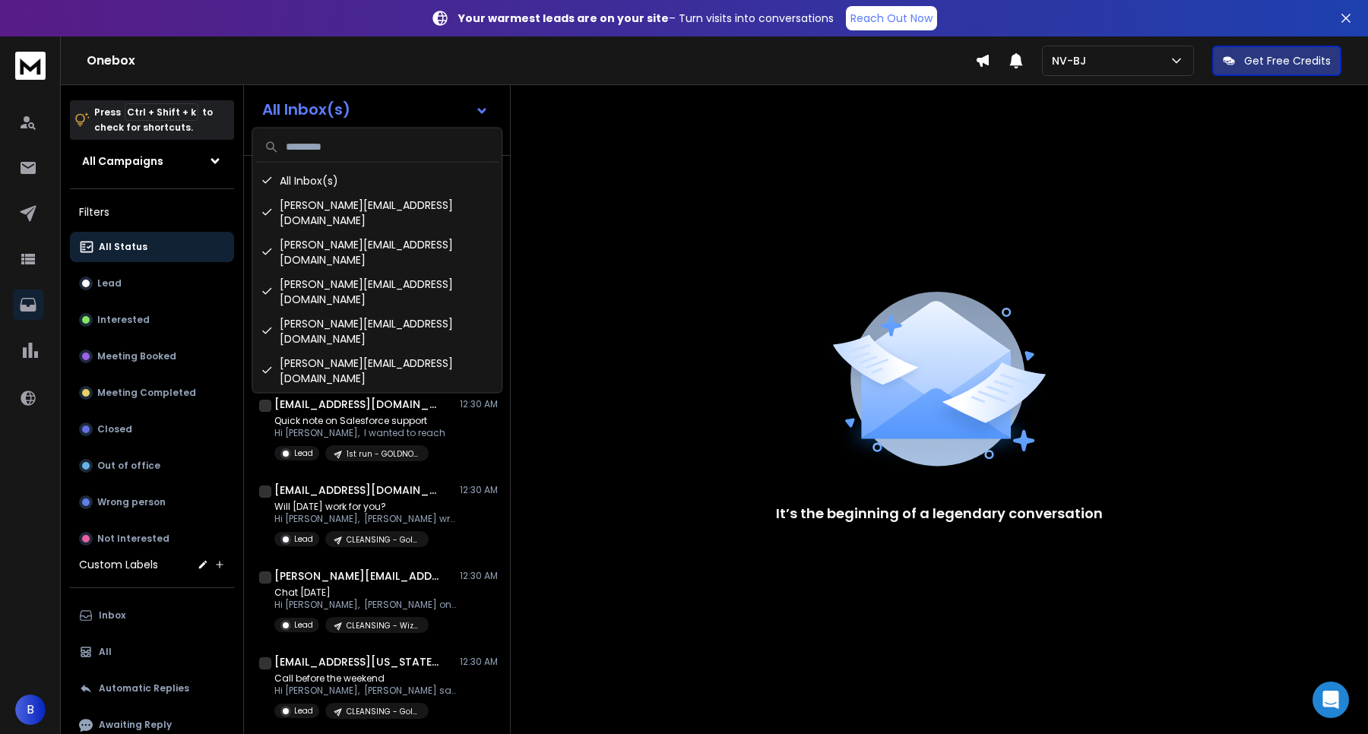
drag, startPoint x: 730, startPoint y: 222, endPoint x: 570, endPoint y: 202, distance: 160.8
click at [727, 223] on div "It’s the beginning of a legendary conversation" at bounding box center [939, 397] width 857 height 624
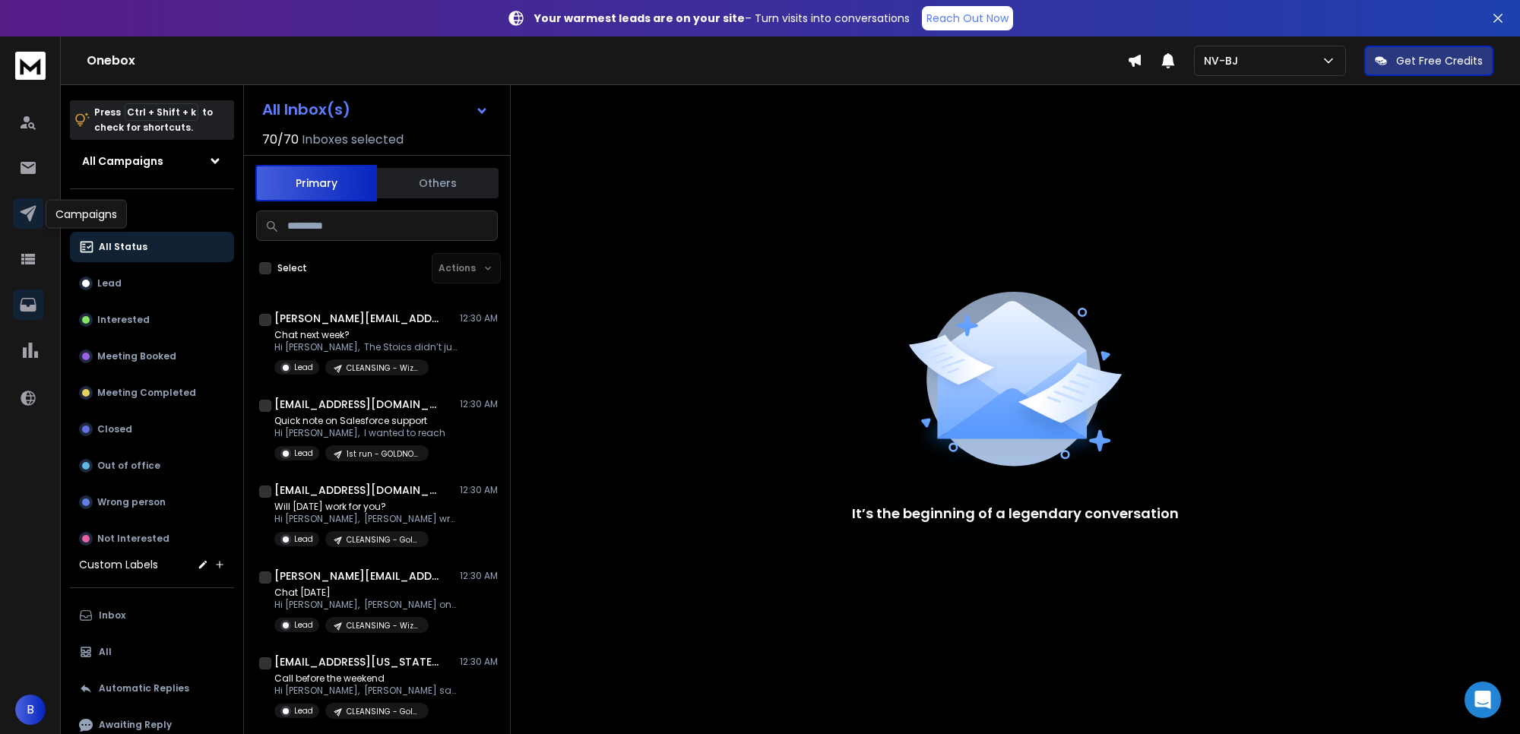
click at [28, 210] on icon at bounding box center [28, 213] width 16 height 16
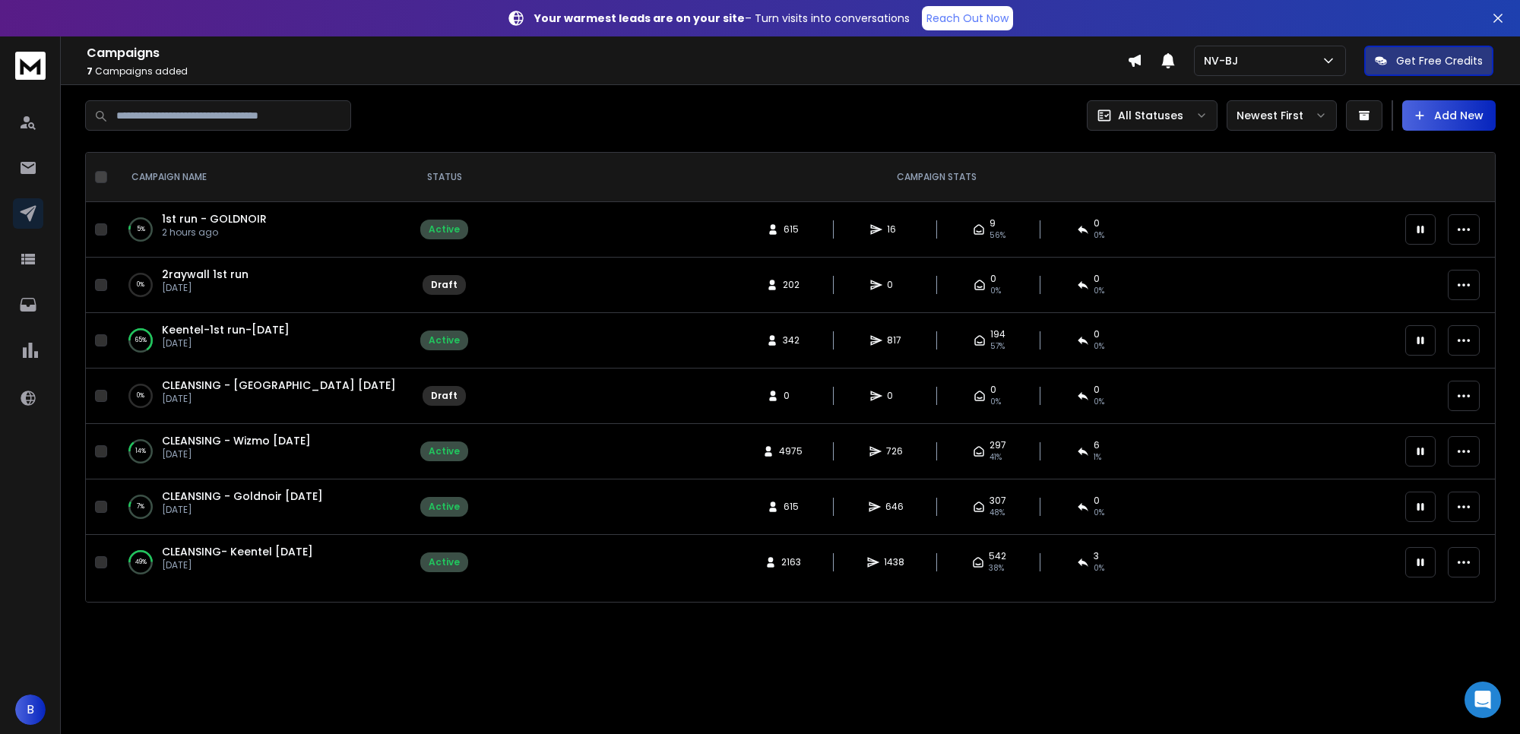
click at [234, 283] on p "[DATE]" at bounding box center [205, 288] width 87 height 12
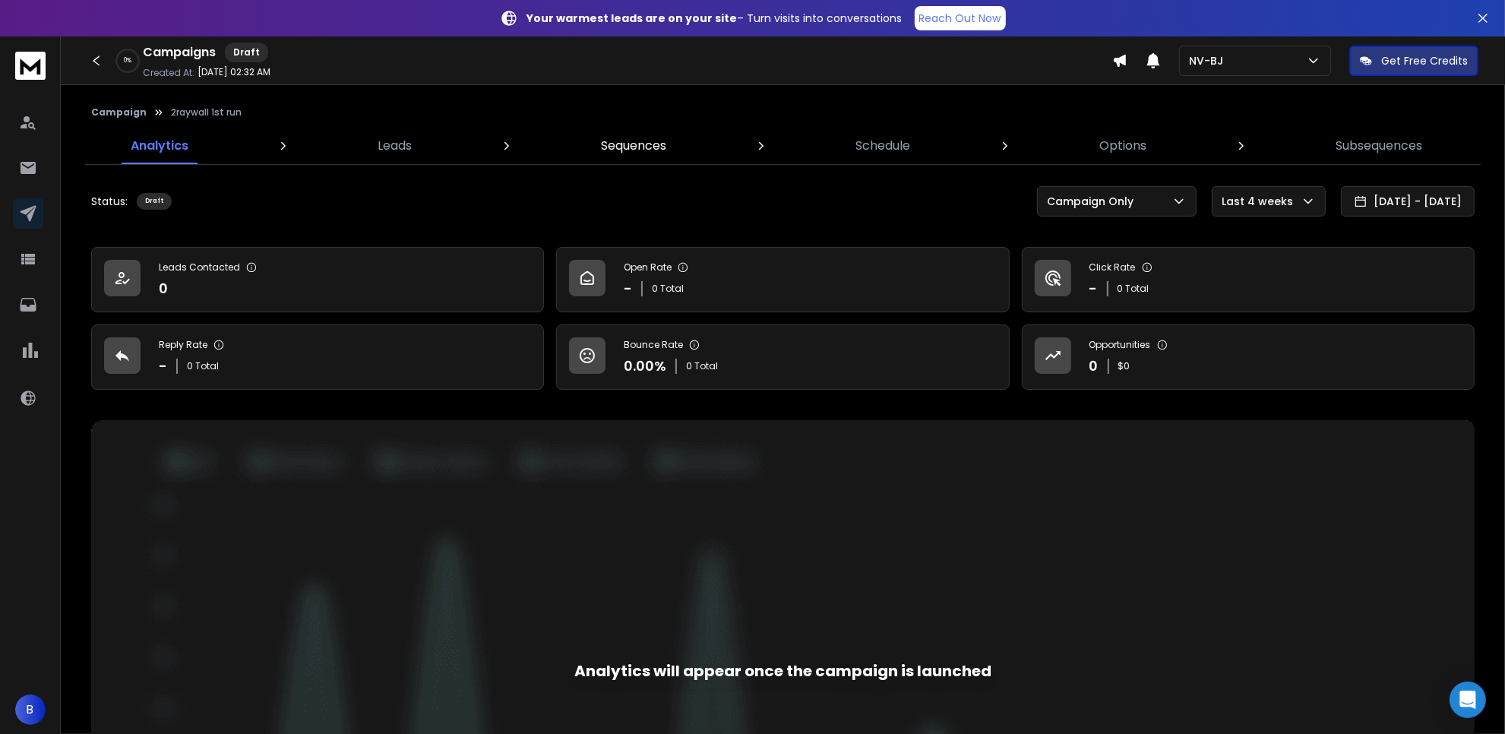
click at [616, 154] on p "Sequences" at bounding box center [633, 146] width 65 height 18
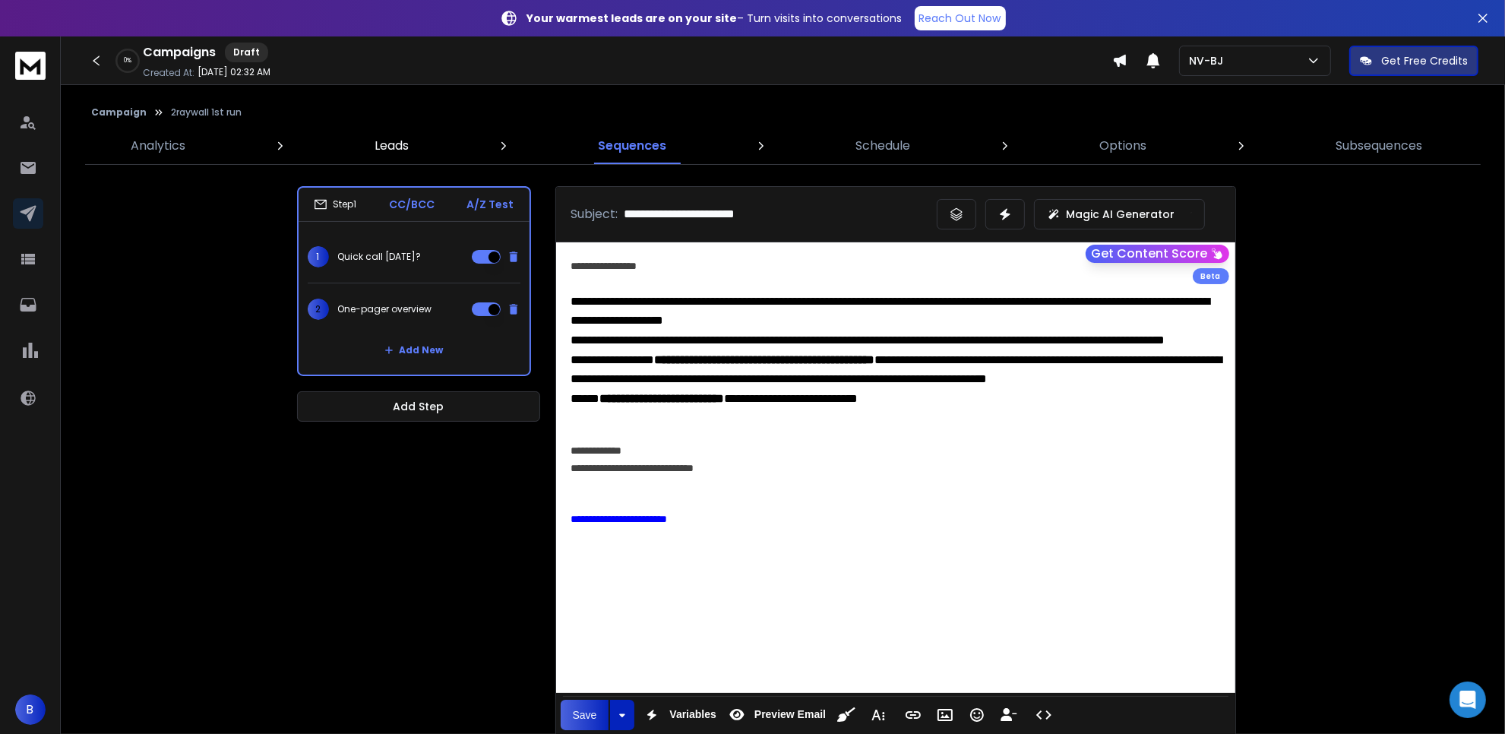
click at [388, 145] on p "Leads" at bounding box center [392, 146] width 34 height 18
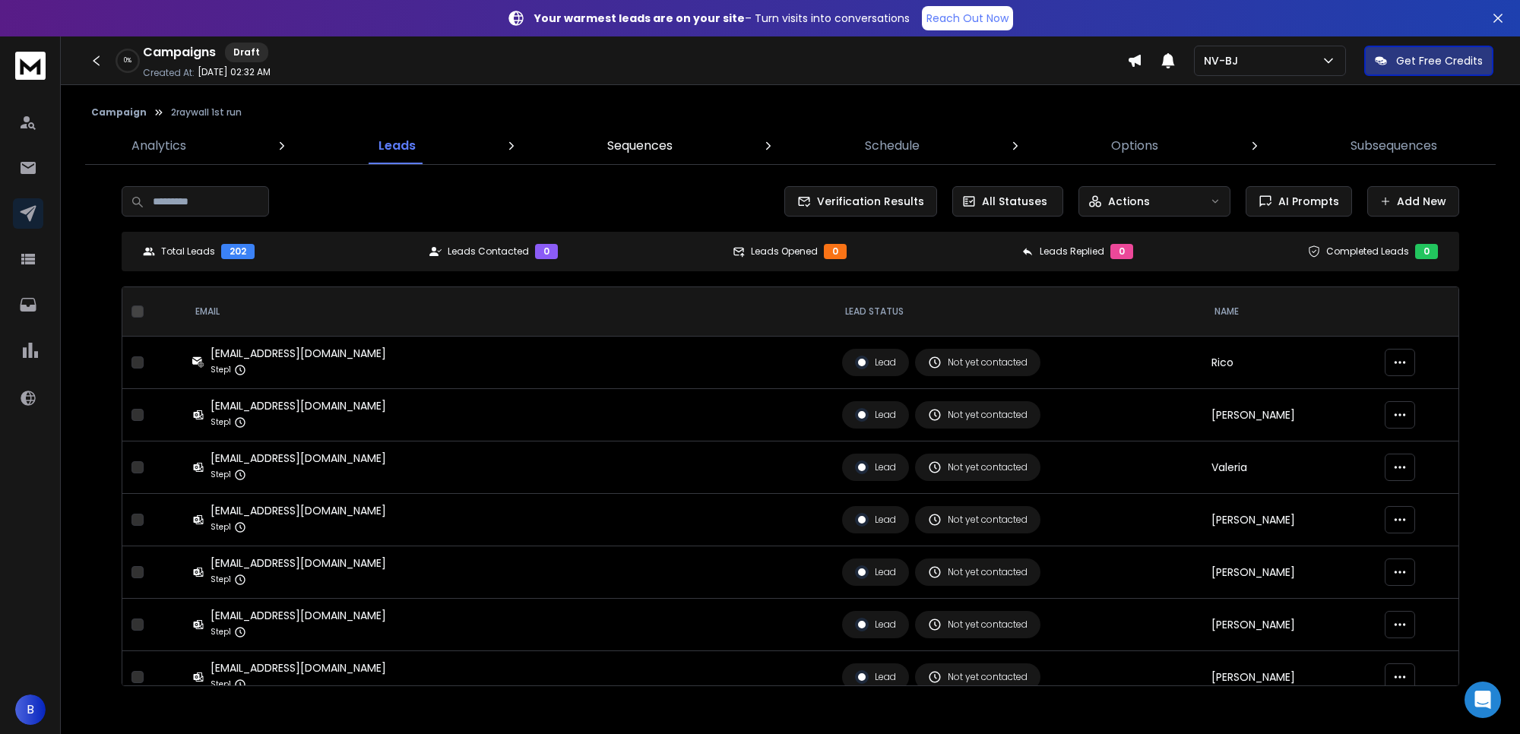
click at [627, 152] on p "Sequences" at bounding box center [639, 146] width 65 height 18
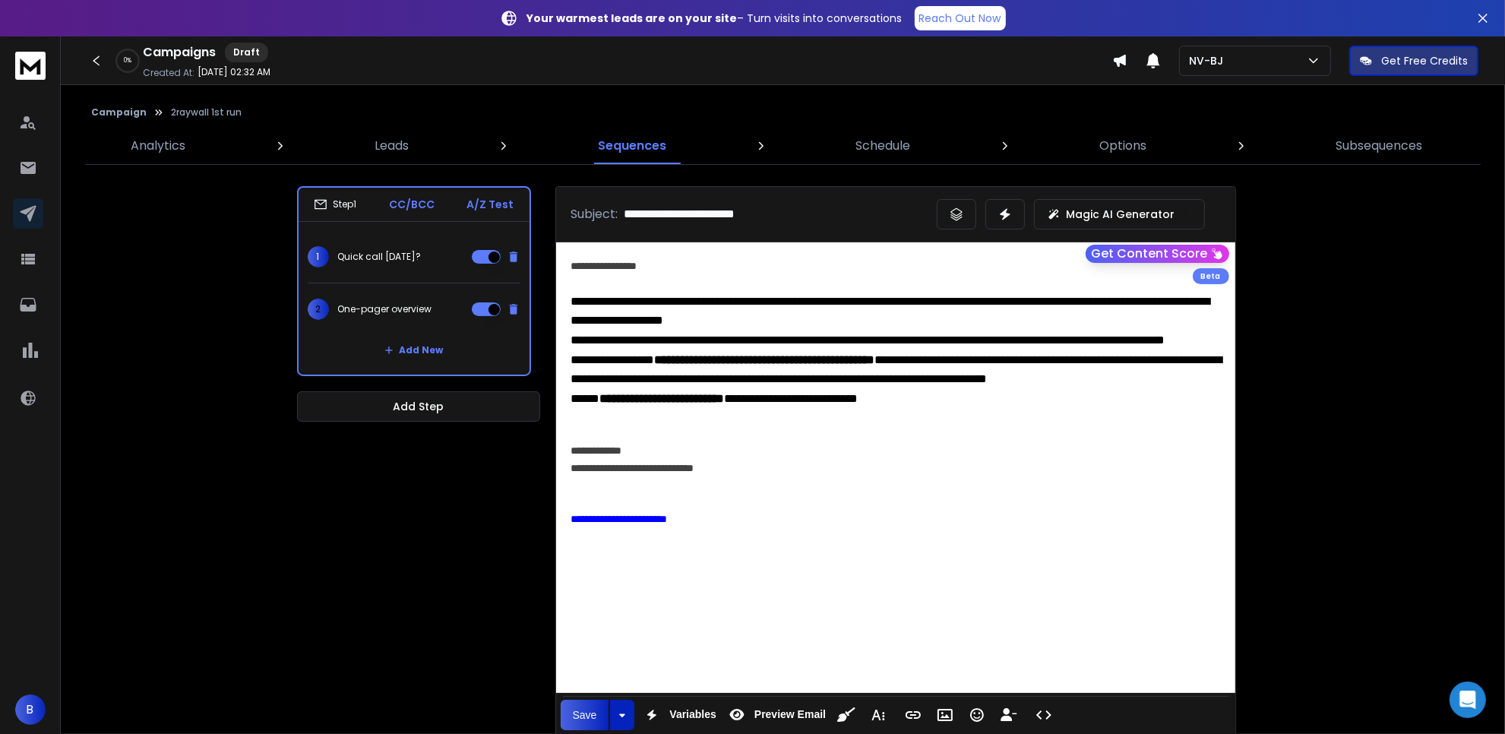
click at [427, 141] on div "Analytics Leads Sequences Schedule Options Subsequences" at bounding box center [777, 146] width 1384 height 36
click at [408, 141] on p "Leads" at bounding box center [392, 146] width 34 height 18
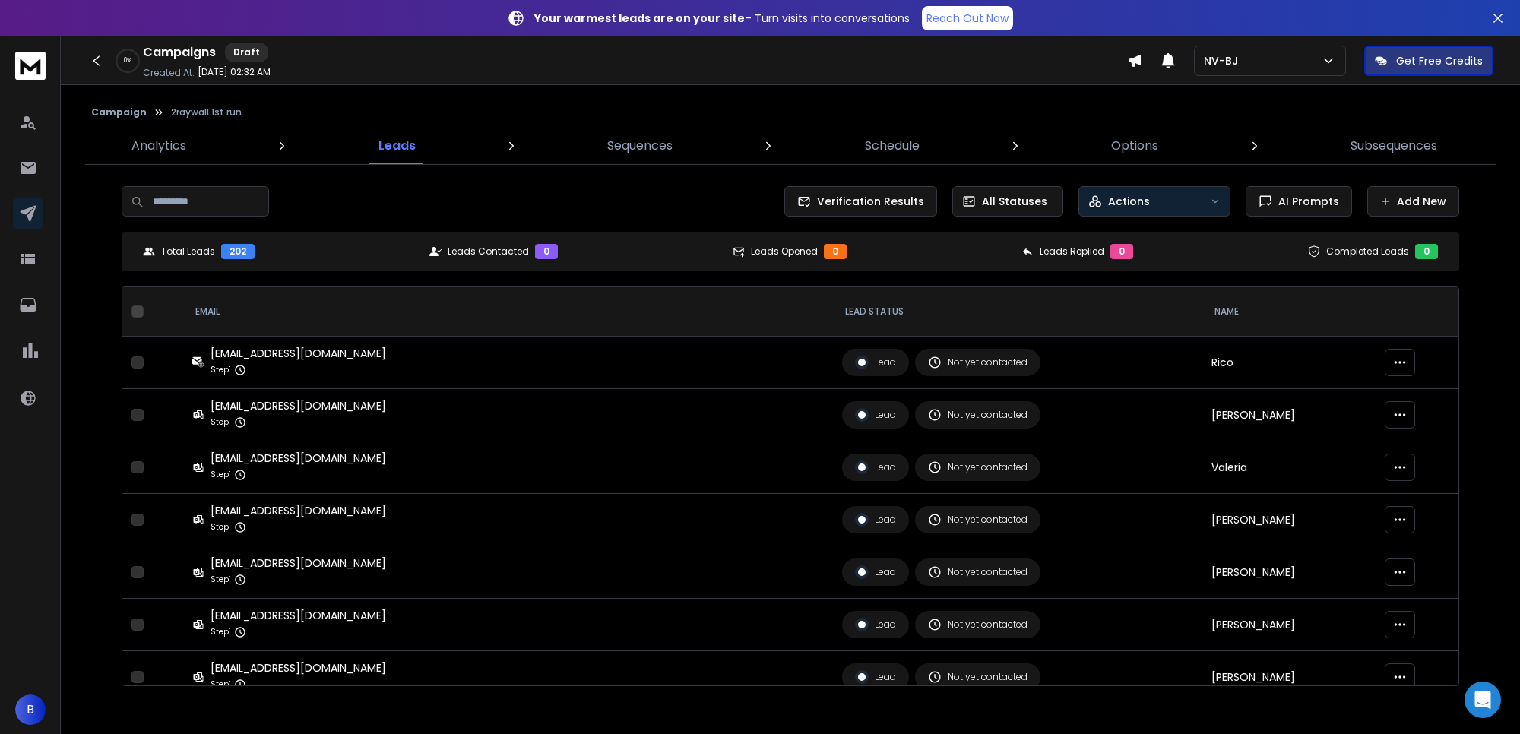
click at [1198, 200] on div "Actions" at bounding box center [1146, 201] width 116 height 15
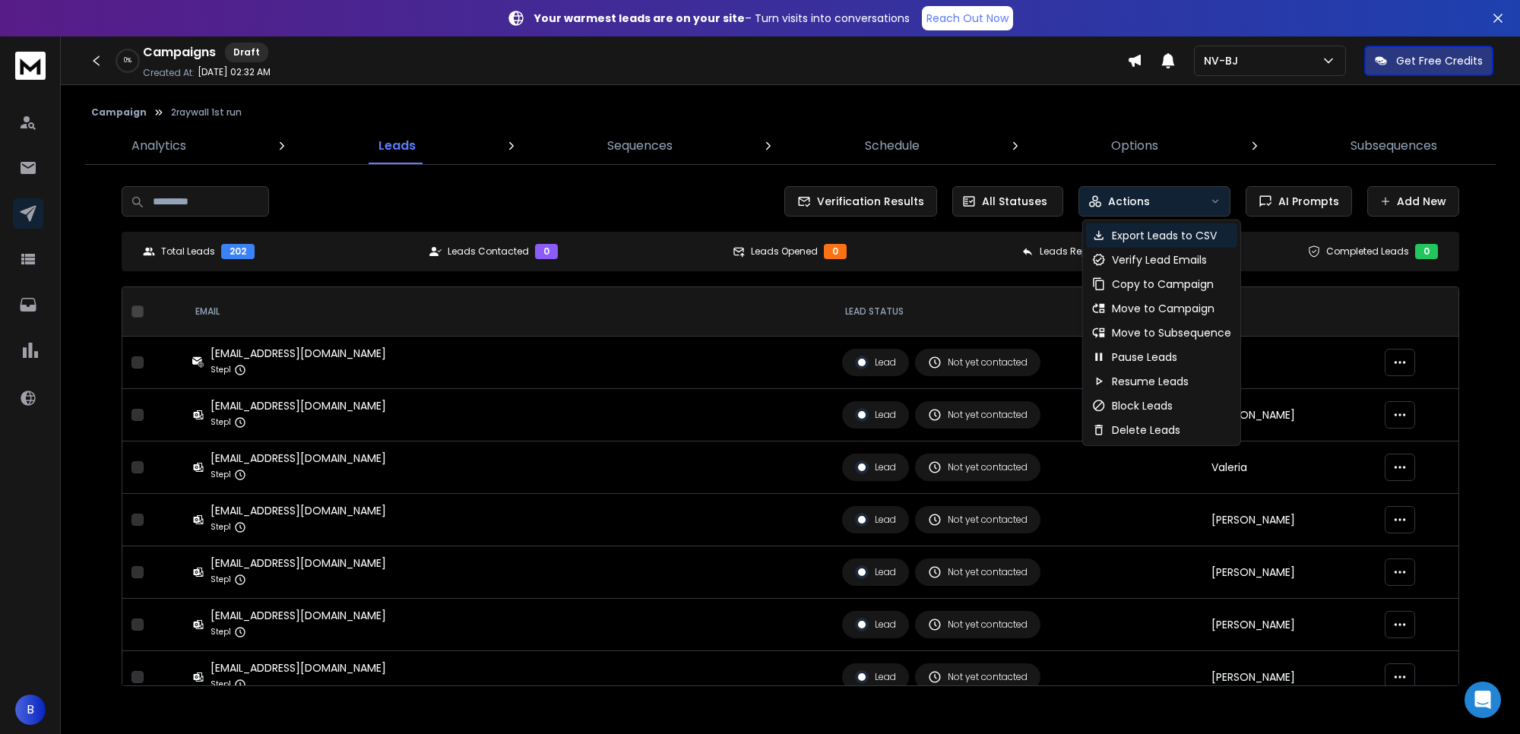
click at [1179, 198] on div "Actions" at bounding box center [1146, 201] width 116 height 15
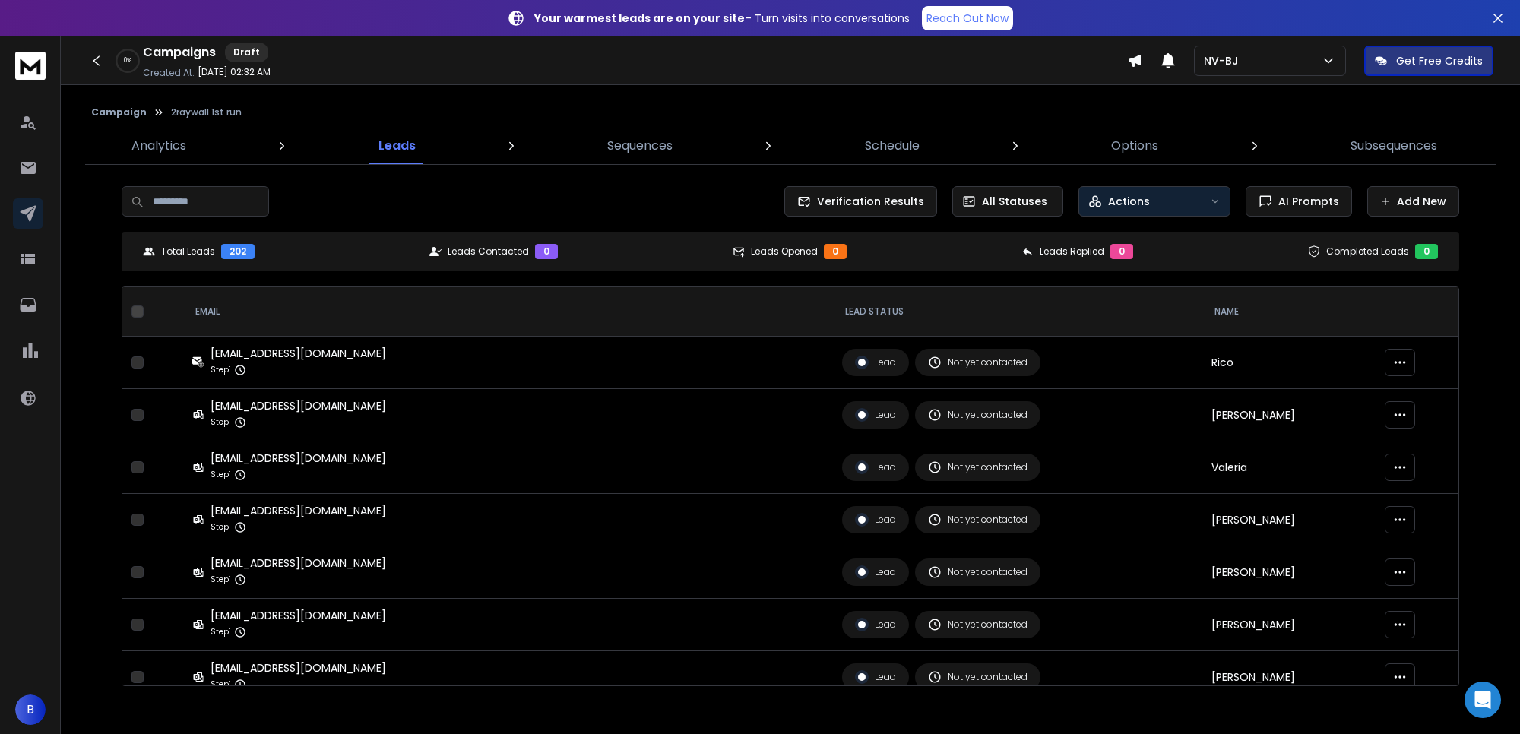
click at [1176, 199] on div "Actions" at bounding box center [1146, 201] width 116 height 15
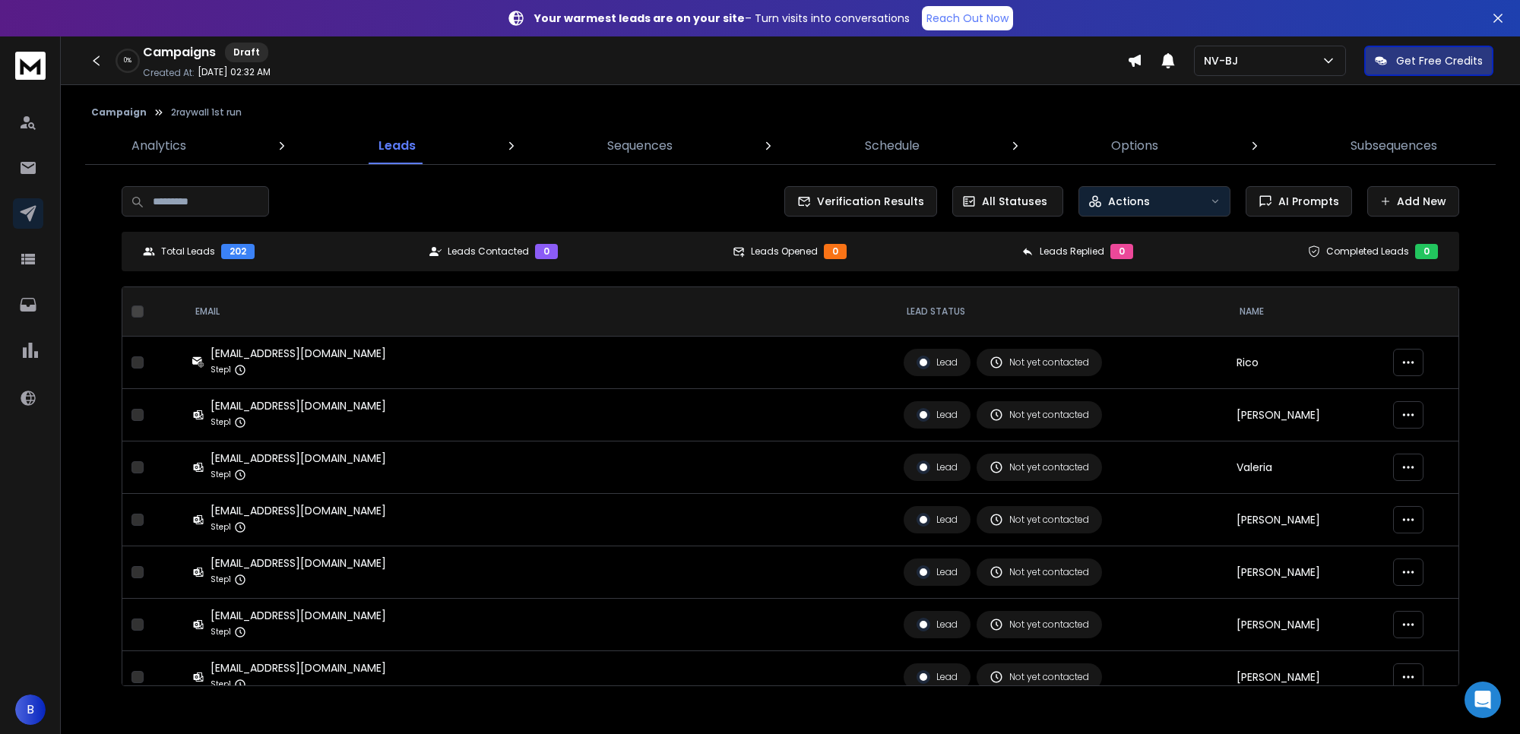
click at [1172, 196] on div "Actions" at bounding box center [1146, 201] width 116 height 15
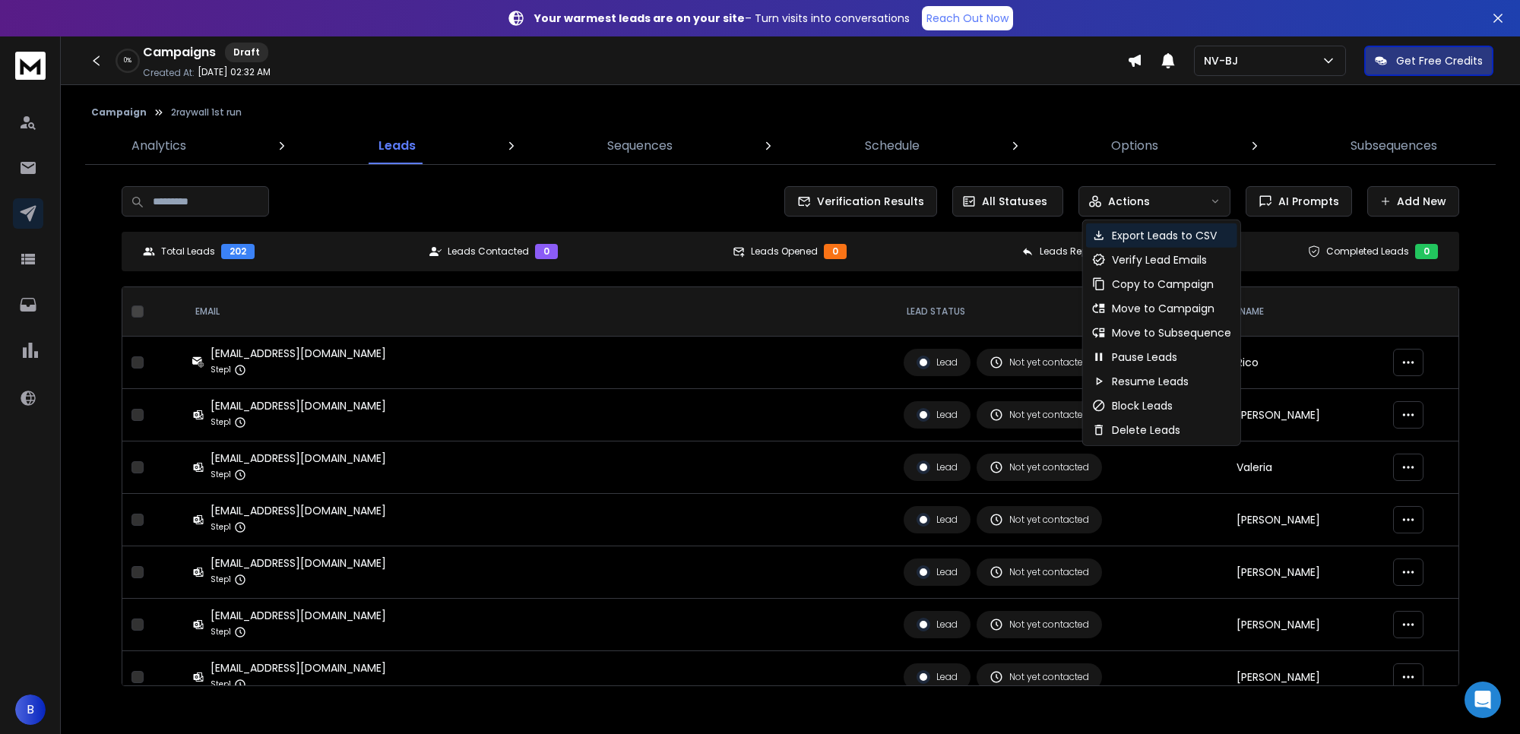
drag, startPoint x: 1210, startPoint y: 194, endPoint x: 1239, endPoint y: 192, distance: 29.7
click at [1212, 192] on button "Actions" at bounding box center [1154, 201] width 152 height 30
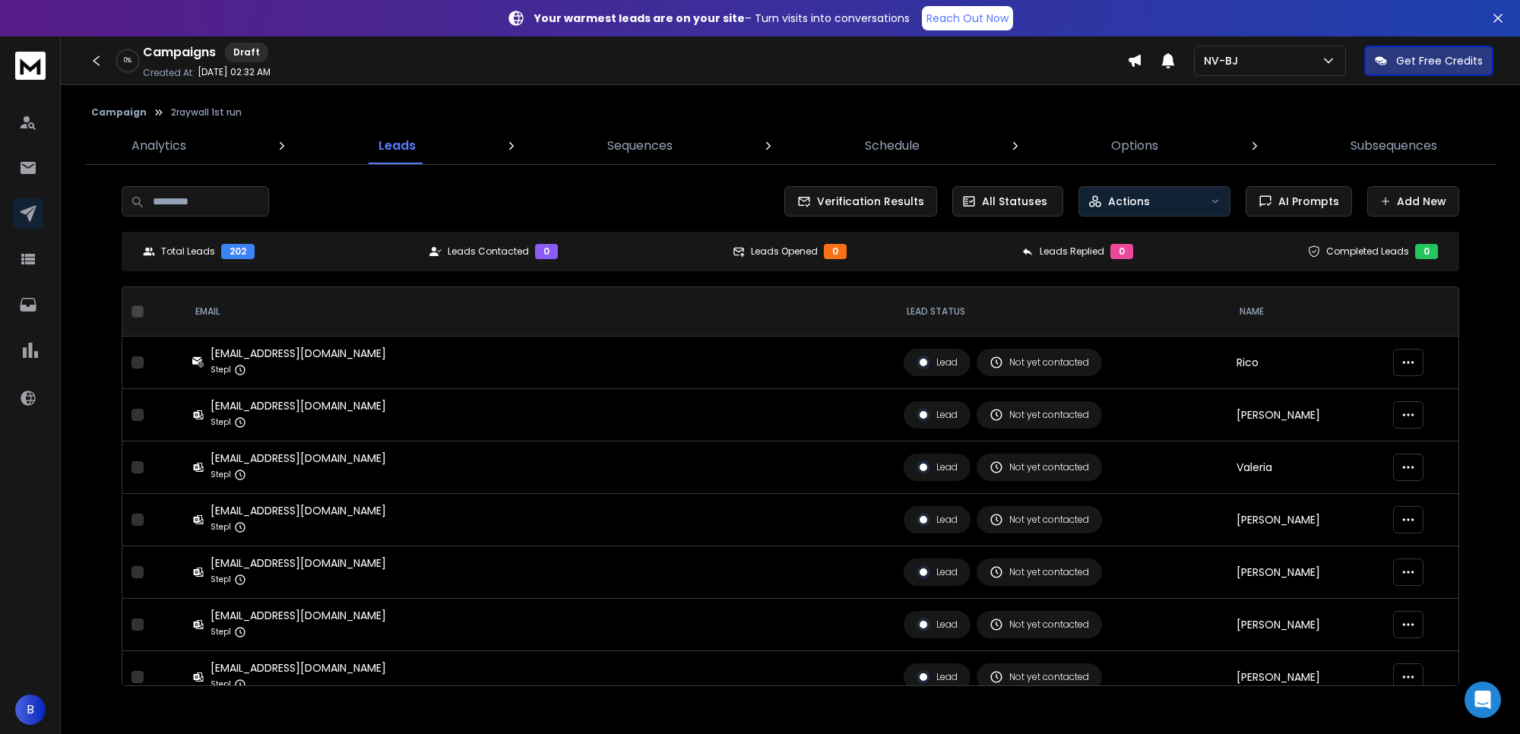
click at [1217, 200] on icon "button" at bounding box center [1215, 201] width 11 height 12
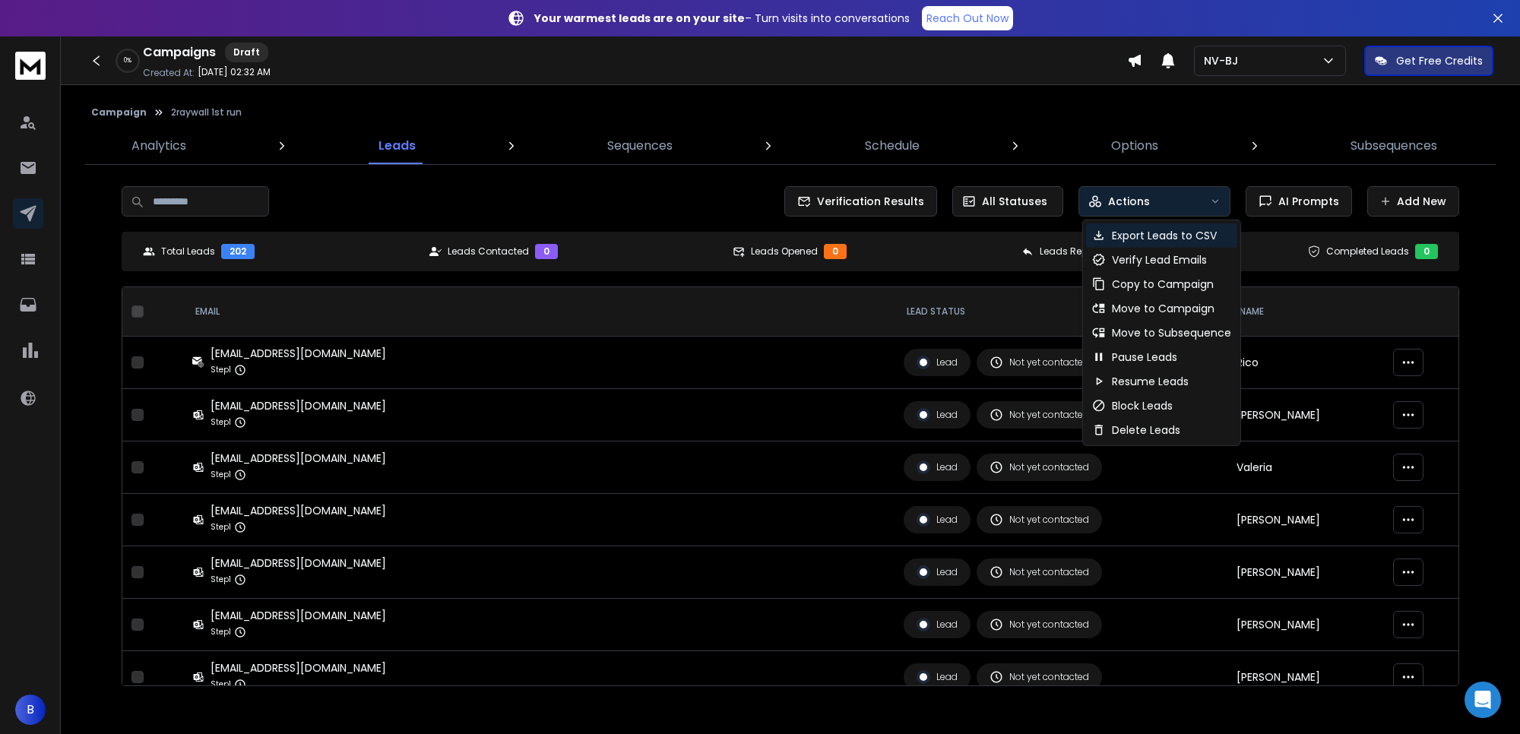
click at [1217, 195] on icon "button" at bounding box center [1215, 201] width 11 height 12
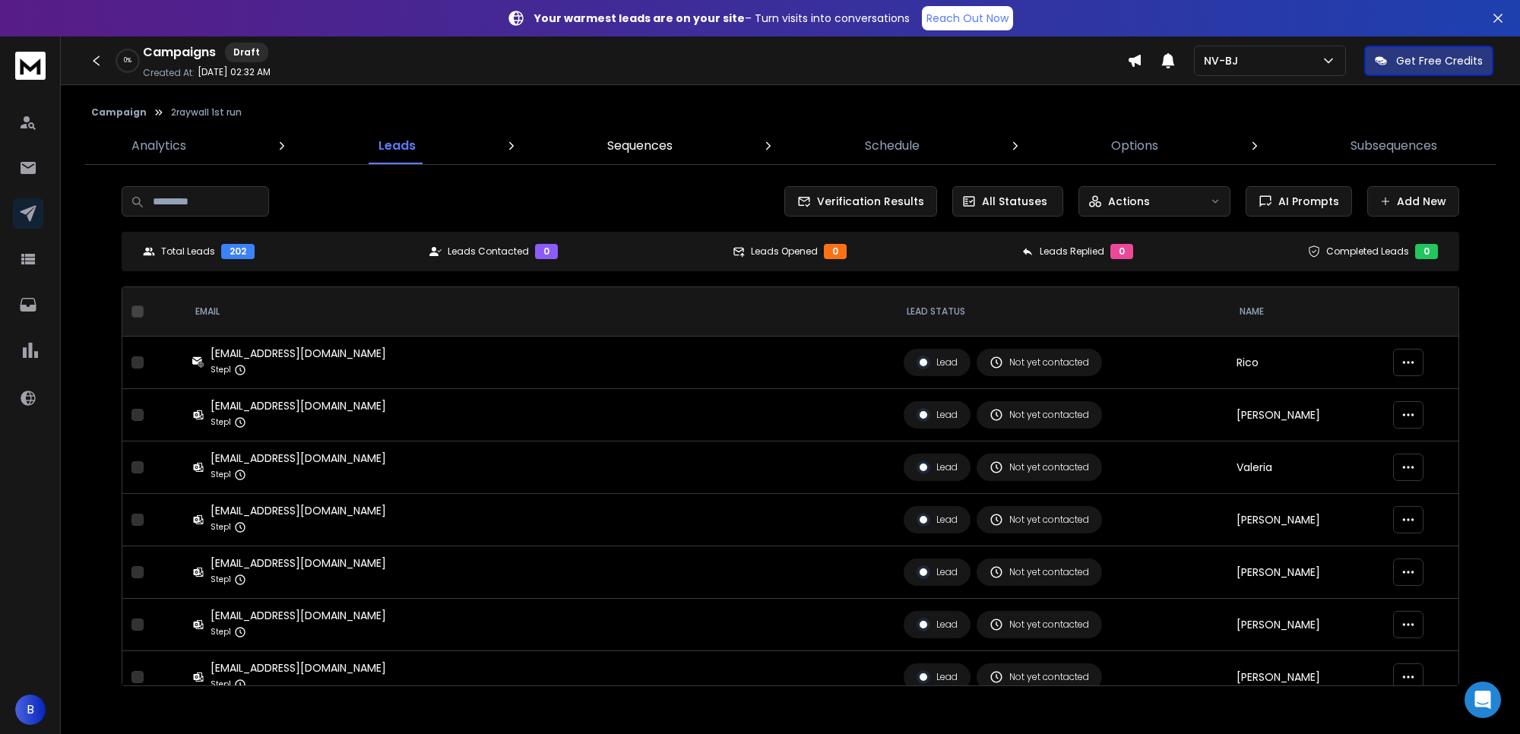
click at [650, 154] on p "Sequences" at bounding box center [639, 146] width 65 height 18
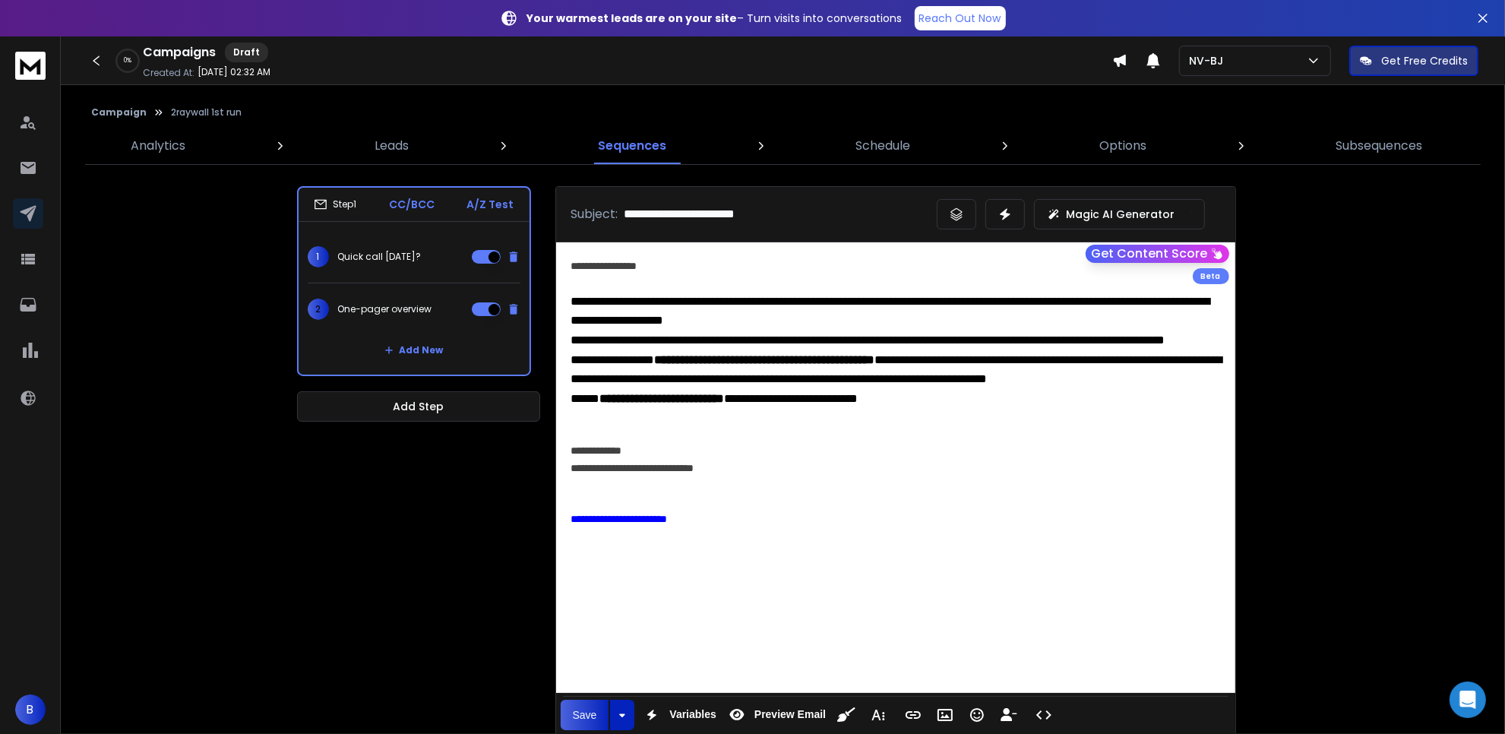
click at [372, 301] on div "2 One-pager overview" at bounding box center [370, 309] width 125 height 21
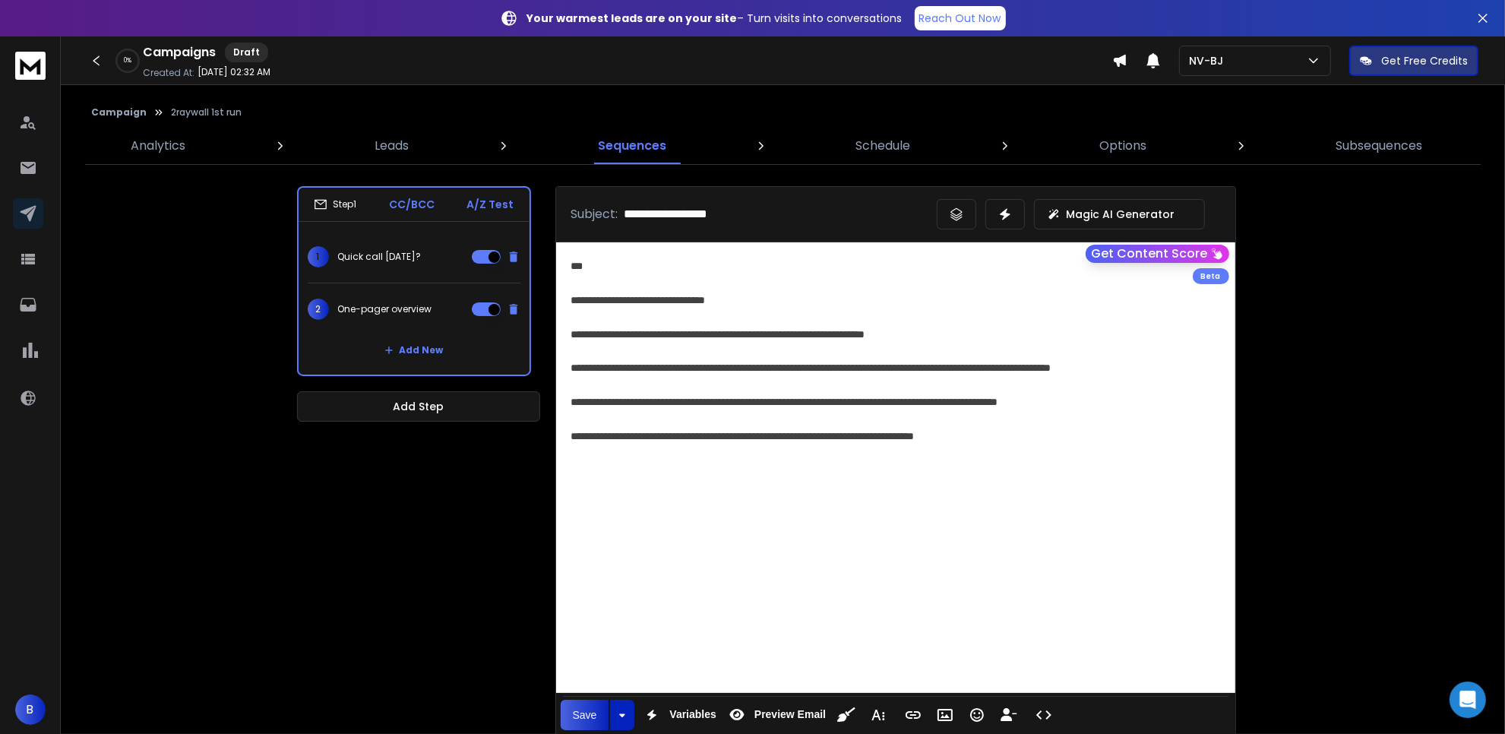
click at [678, 209] on input "**********" at bounding box center [773, 214] width 297 height 18
drag, startPoint x: 728, startPoint y: 211, endPoint x: 587, endPoint y: 207, distance: 140.6
click at [587, 207] on div "**********" at bounding box center [746, 214] width 350 height 18
paste input "**********"
click at [957, 206] on button at bounding box center [957, 214] width 40 height 30
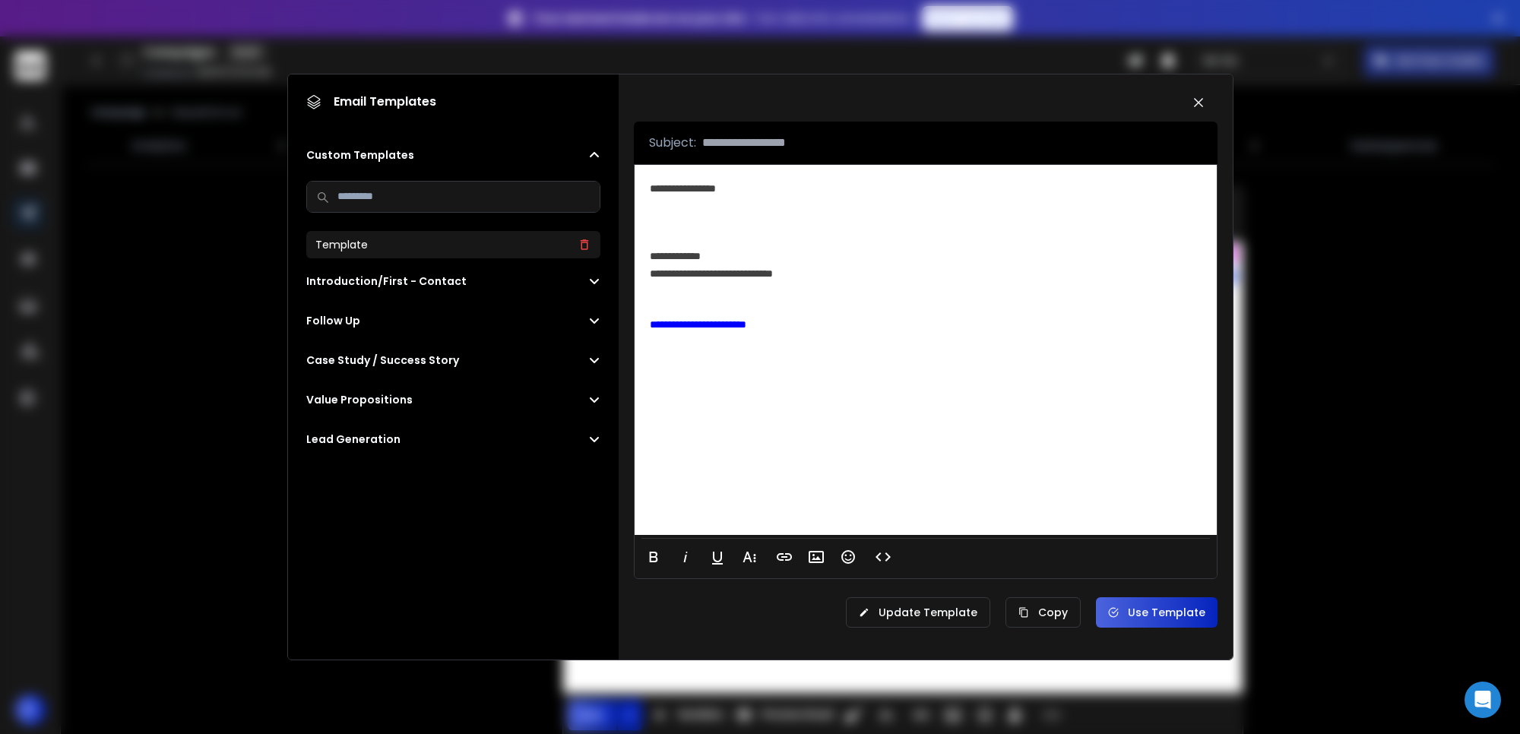
click at [1141, 609] on button "Use Template" at bounding box center [1157, 612] width 122 height 30
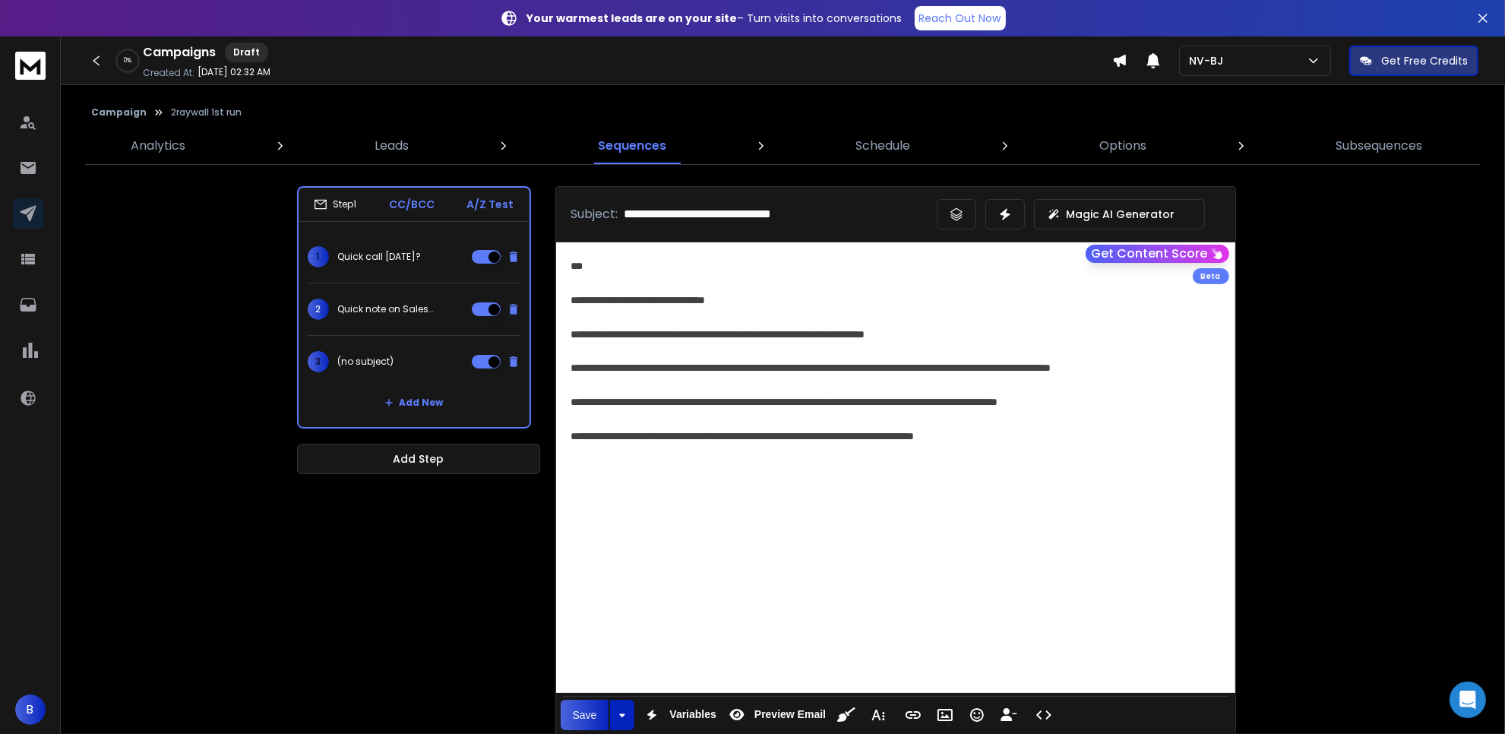
click at [511, 312] on icon at bounding box center [513, 309] width 8 height 11
type input "**********"
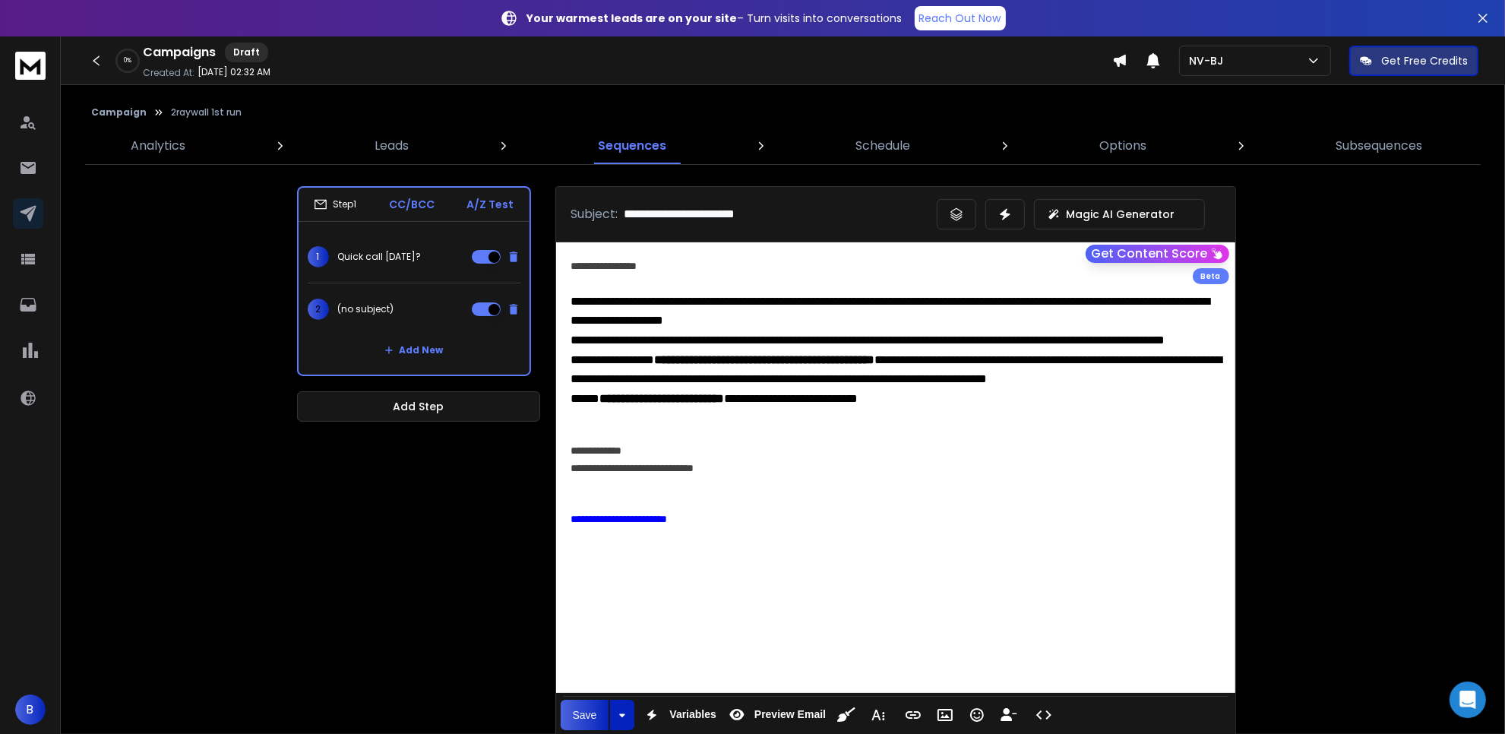
drag, startPoint x: 384, startPoint y: 305, endPoint x: 415, endPoint y: 297, distance: 32.1
click at [385, 305] on p "(no subject)" at bounding box center [366, 309] width 56 height 12
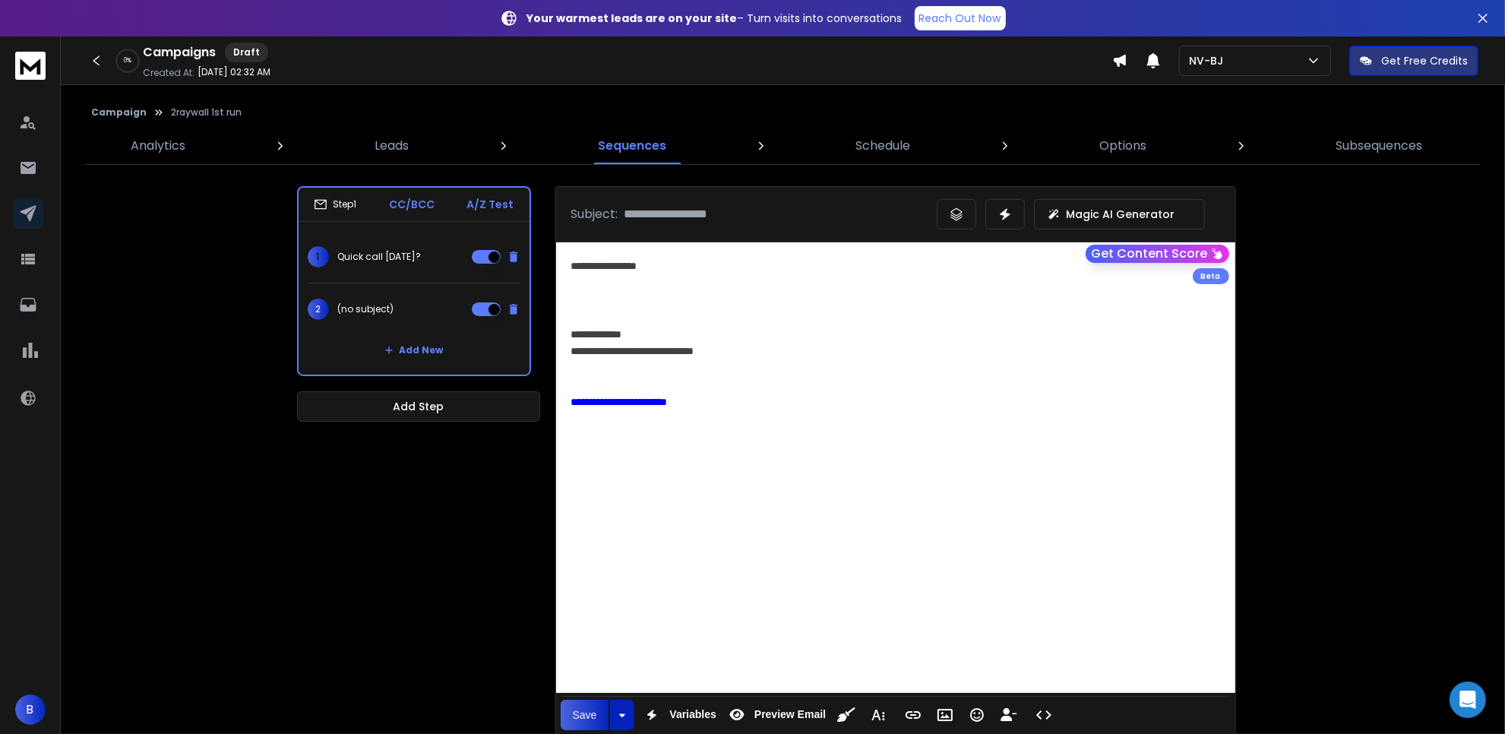
click at [584, 286] on div at bounding box center [895, 282] width 649 height 17
click at [583, 289] on div at bounding box center [895, 282] width 649 height 17
click at [581, 293] on div at bounding box center [895, 300] width 649 height 17
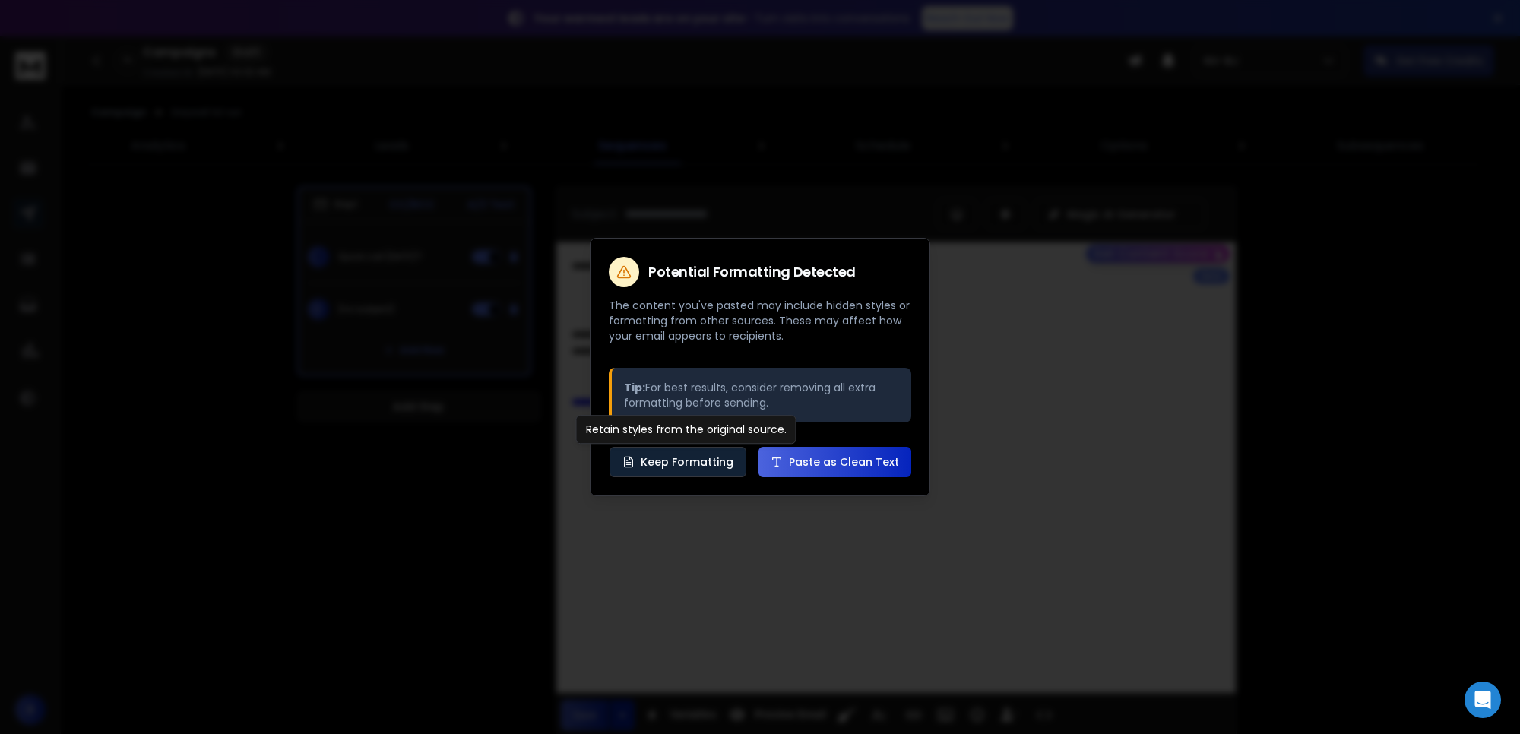
click at [682, 465] on button "Keep Formatting" at bounding box center [677, 462] width 137 height 30
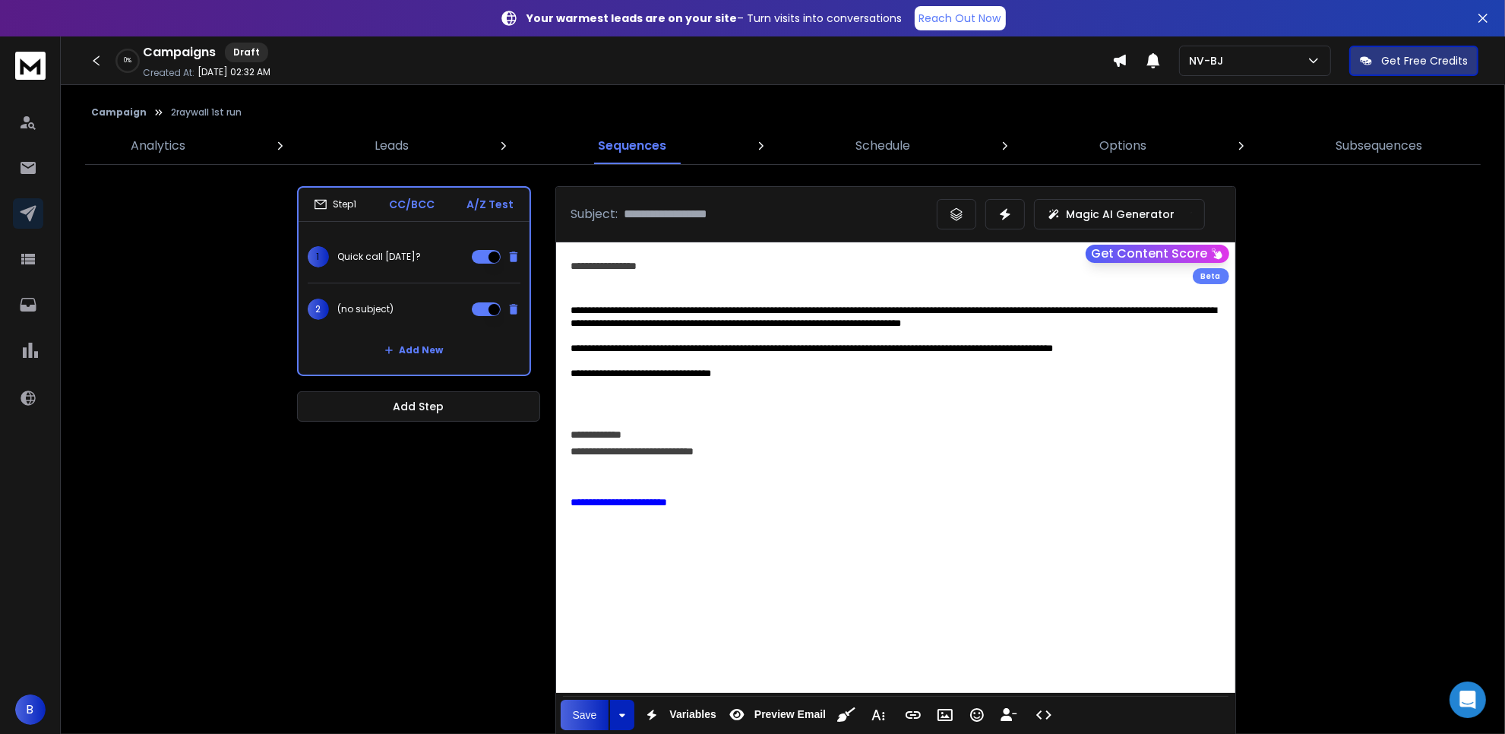
click at [631, 343] on span "**********" at bounding box center [812, 348] width 483 height 10
click at [576, 404] on div at bounding box center [895, 400] width 649 height 17
click at [590, 290] on div at bounding box center [895, 282] width 649 height 17
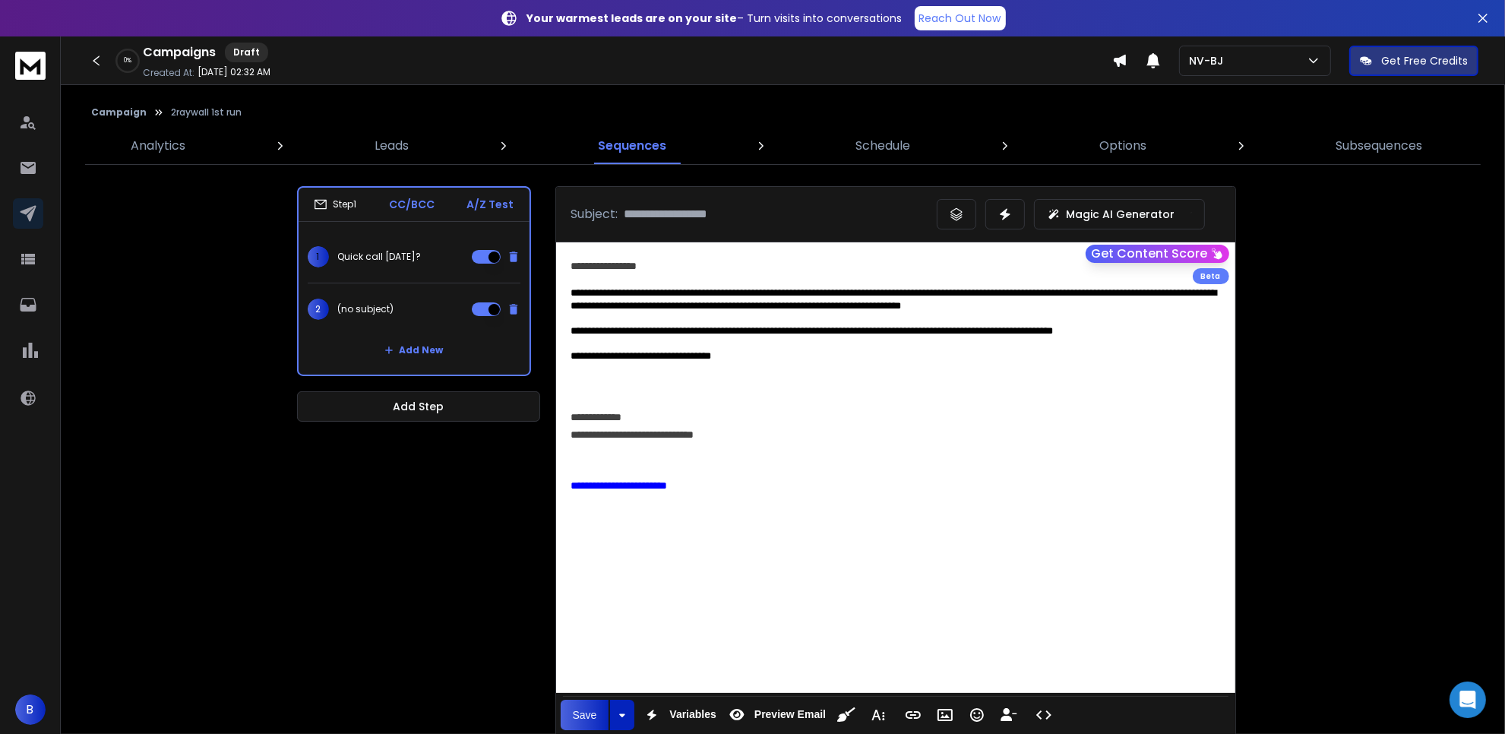
click at [707, 222] on input at bounding box center [773, 214] width 297 height 18
paste input "**********"
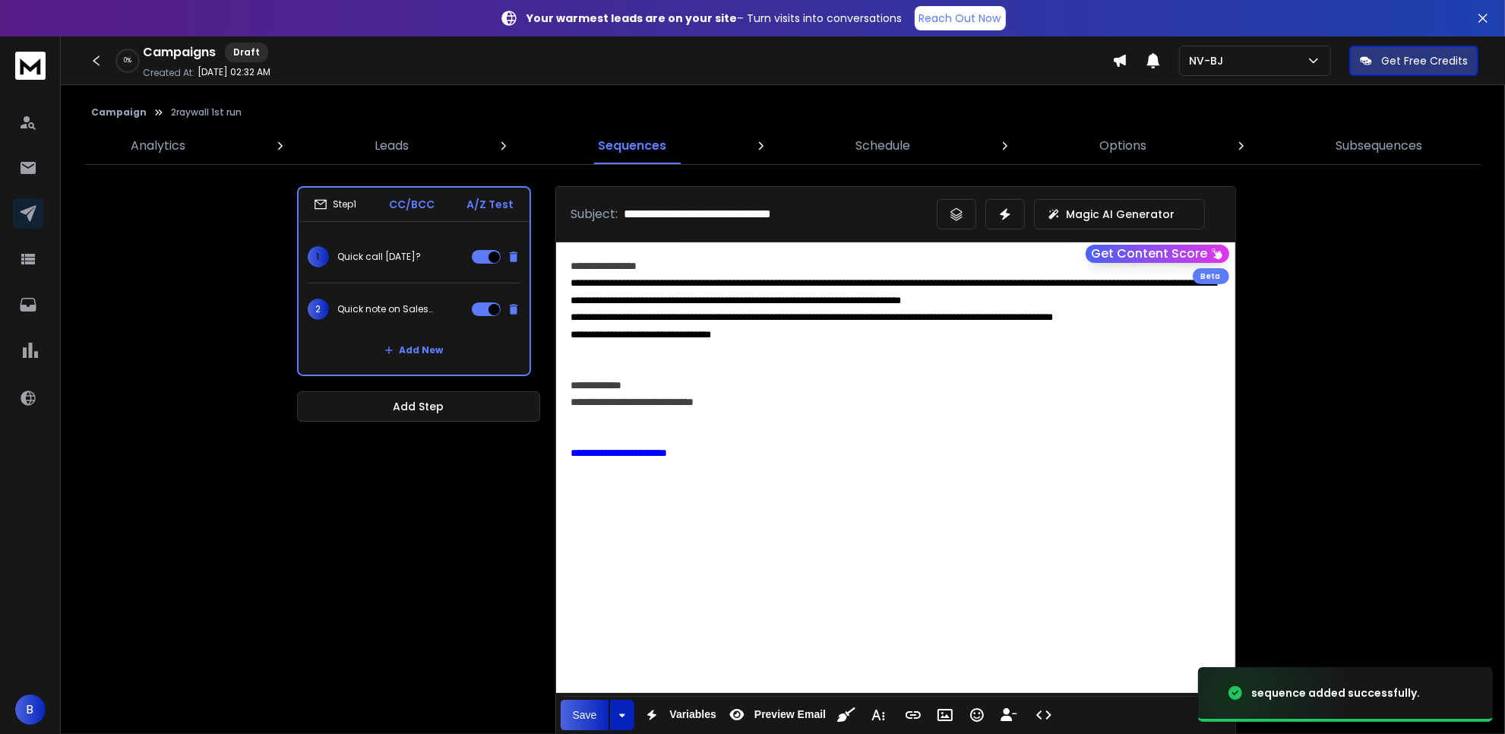
click at [407, 258] on p "Quick call [DATE]?" at bounding box center [380, 257] width 84 height 12
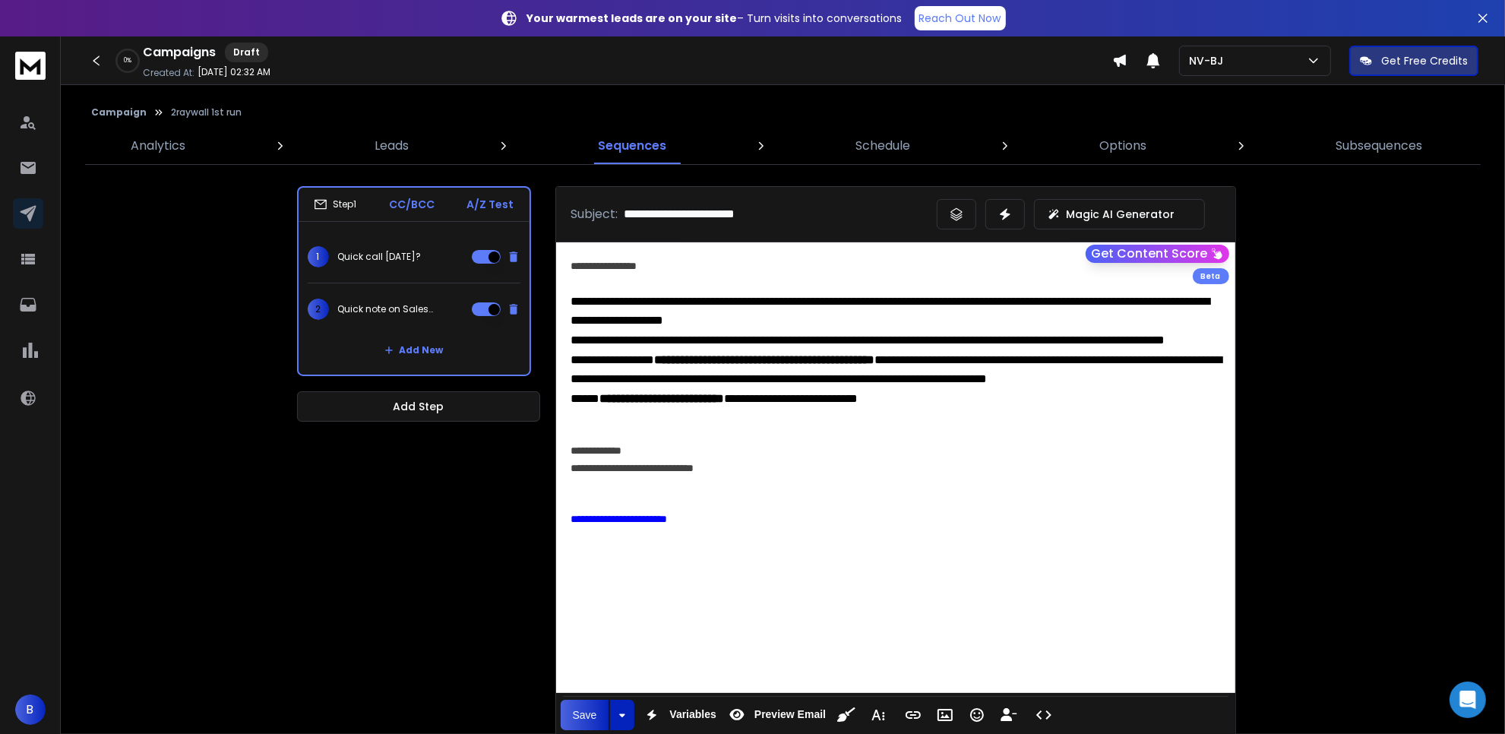
click at [378, 318] on div "2 Quick note on Salesforce support" at bounding box center [372, 309] width 128 height 21
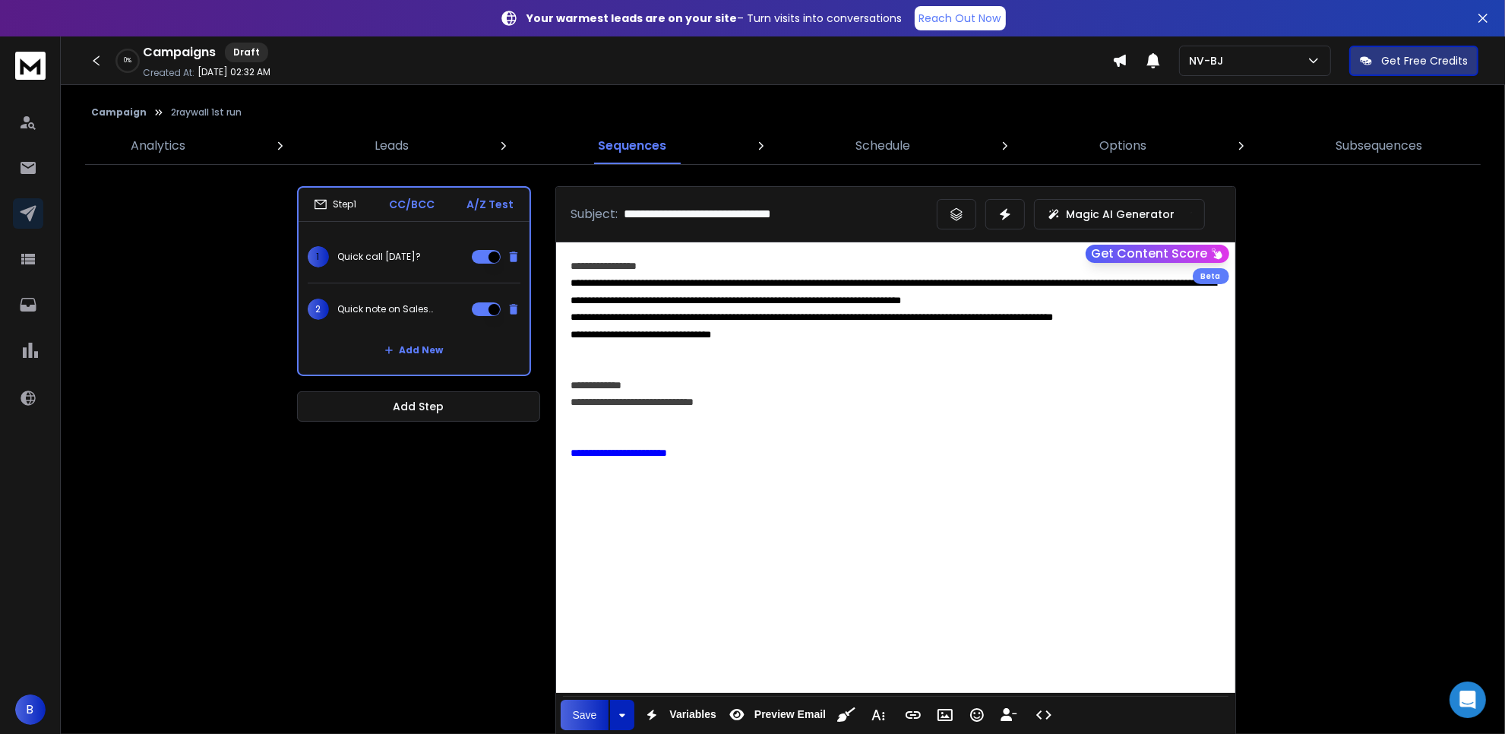
click at [393, 248] on div "1 Quick call [DATE]?" at bounding box center [365, 256] width 114 height 21
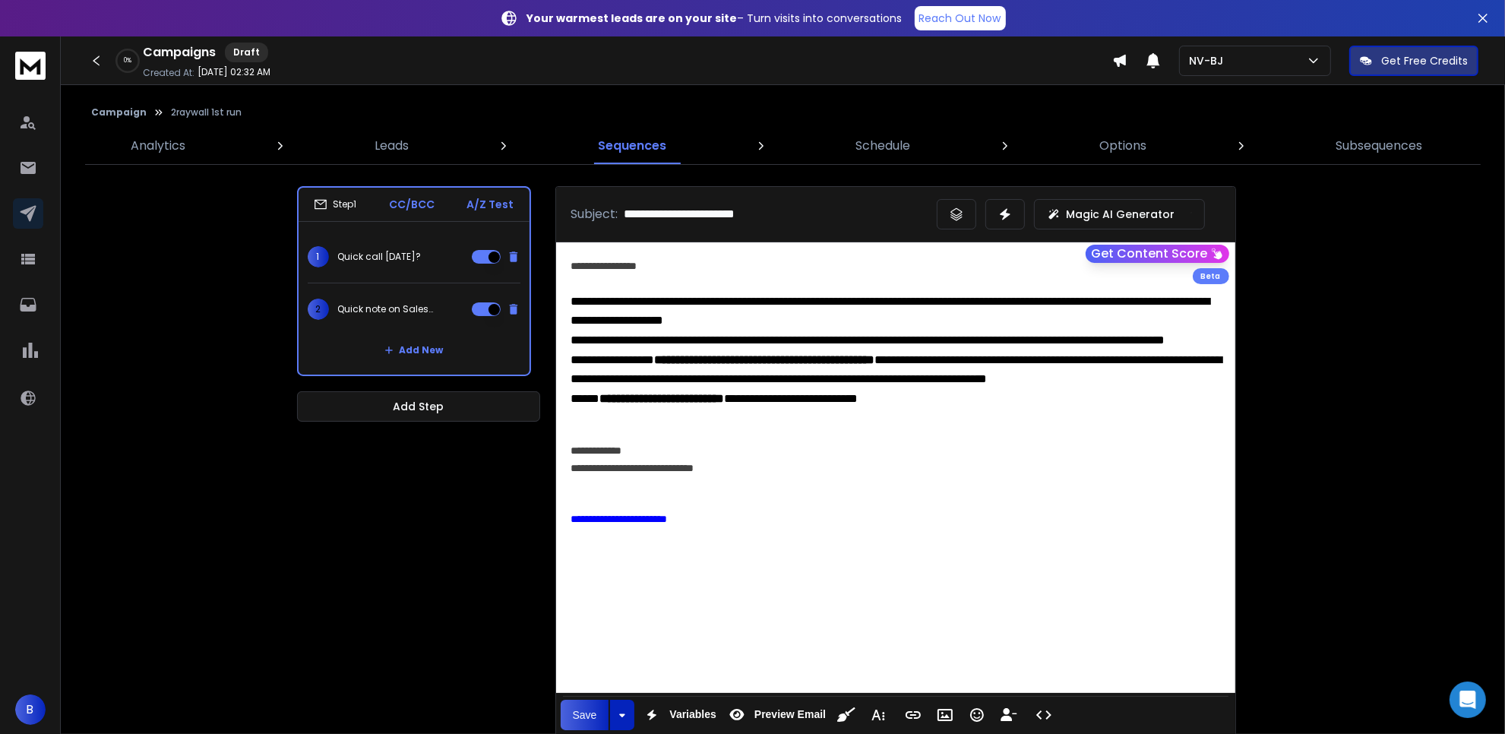
click at [378, 309] on p "Quick note on Salesforce support" at bounding box center [386, 309] width 97 height 12
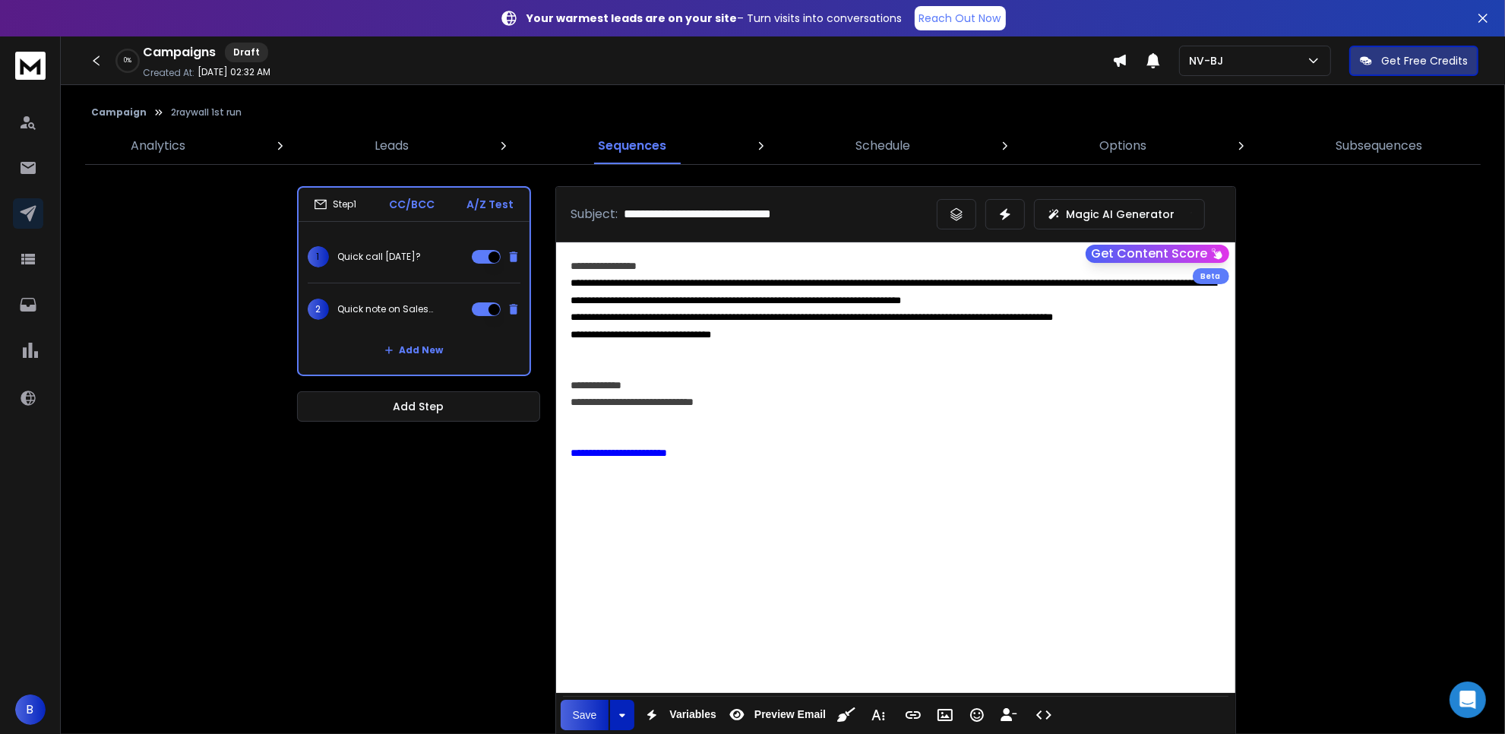
click at [394, 253] on p "Quick call [DATE]?" at bounding box center [380, 257] width 84 height 12
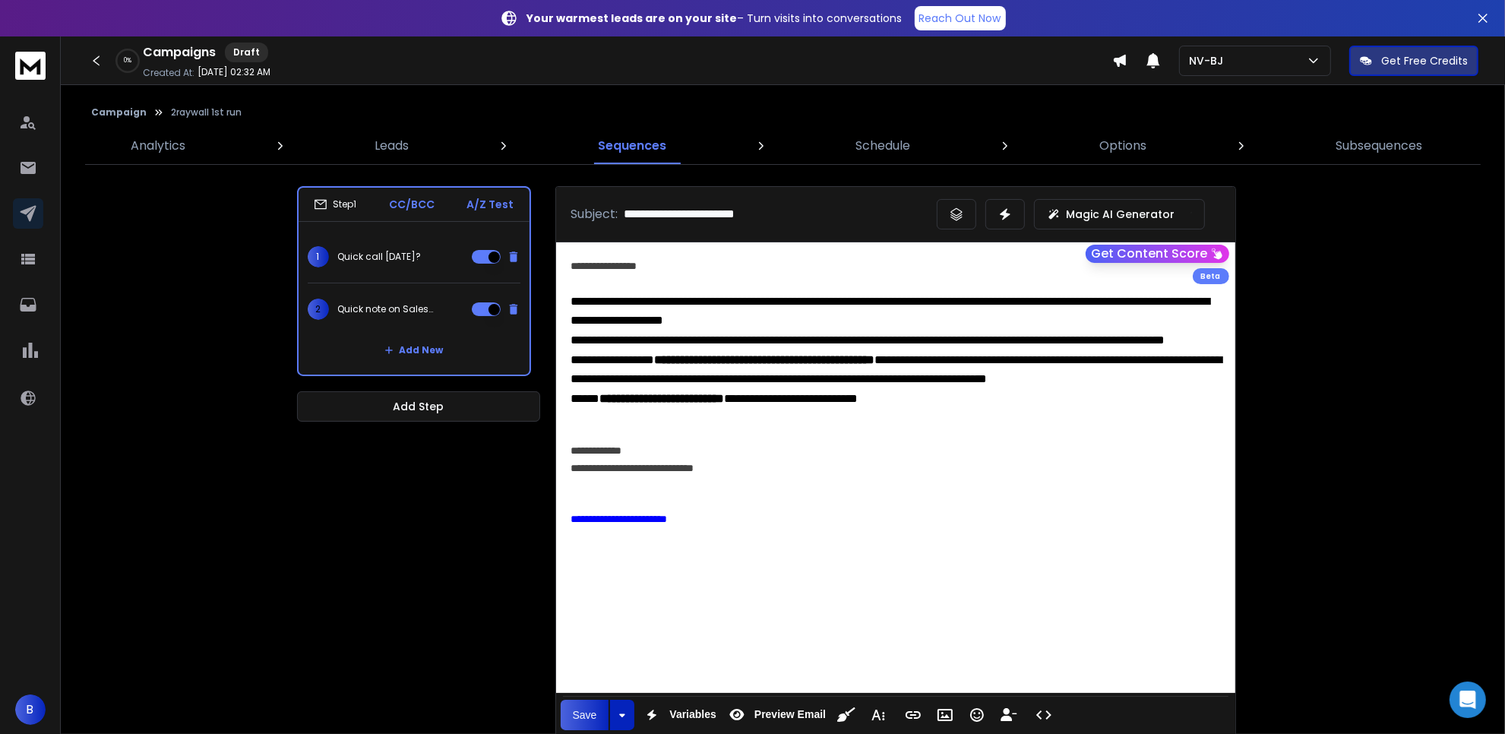
click at [682, 321] on span "**********" at bounding box center [890, 311] width 639 height 31
click at [405, 263] on div "1 Quick call [DATE]?" at bounding box center [365, 256] width 114 height 21
click at [409, 310] on p "Quick note on Salesforce support" at bounding box center [386, 309] width 97 height 12
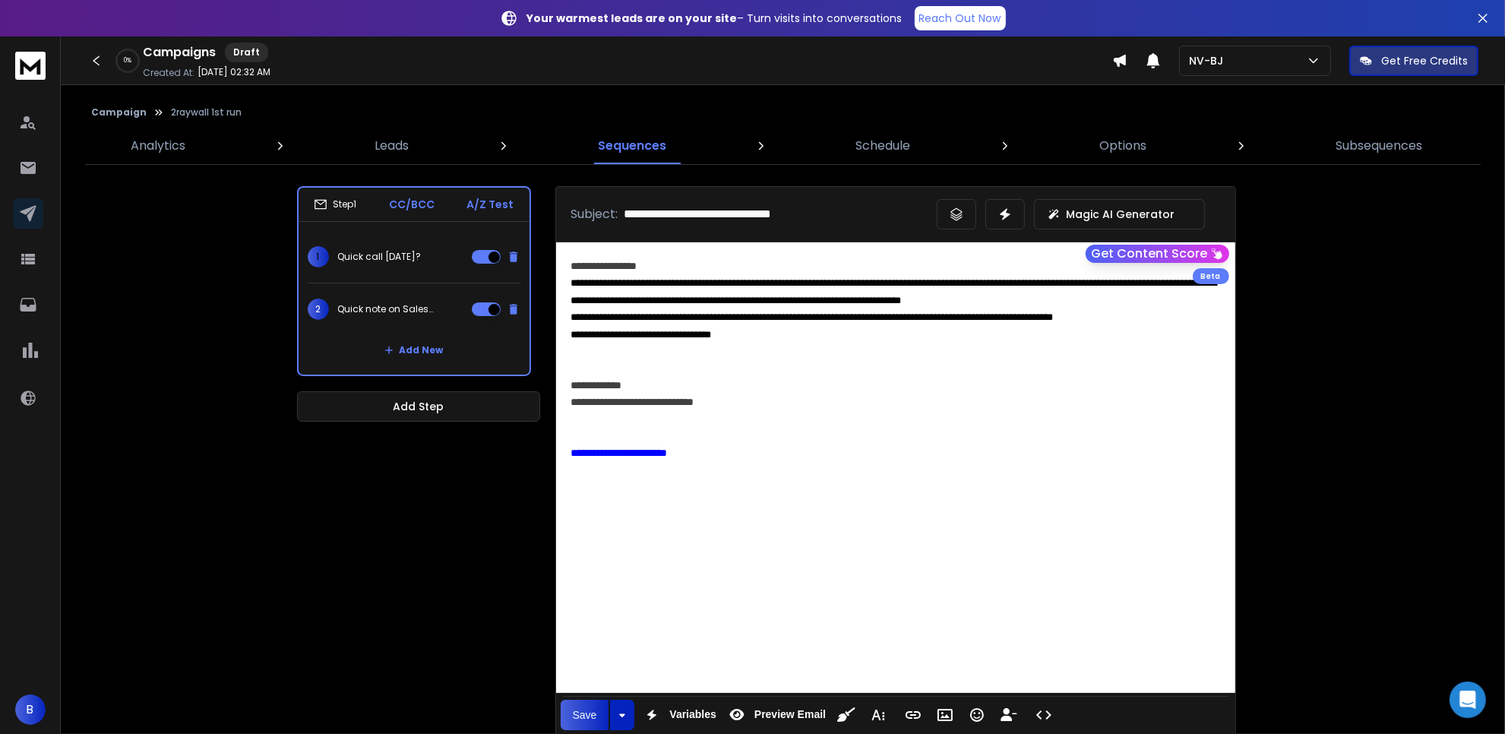
click at [407, 271] on div "1 Quick call [DATE]?" at bounding box center [414, 257] width 213 height 52
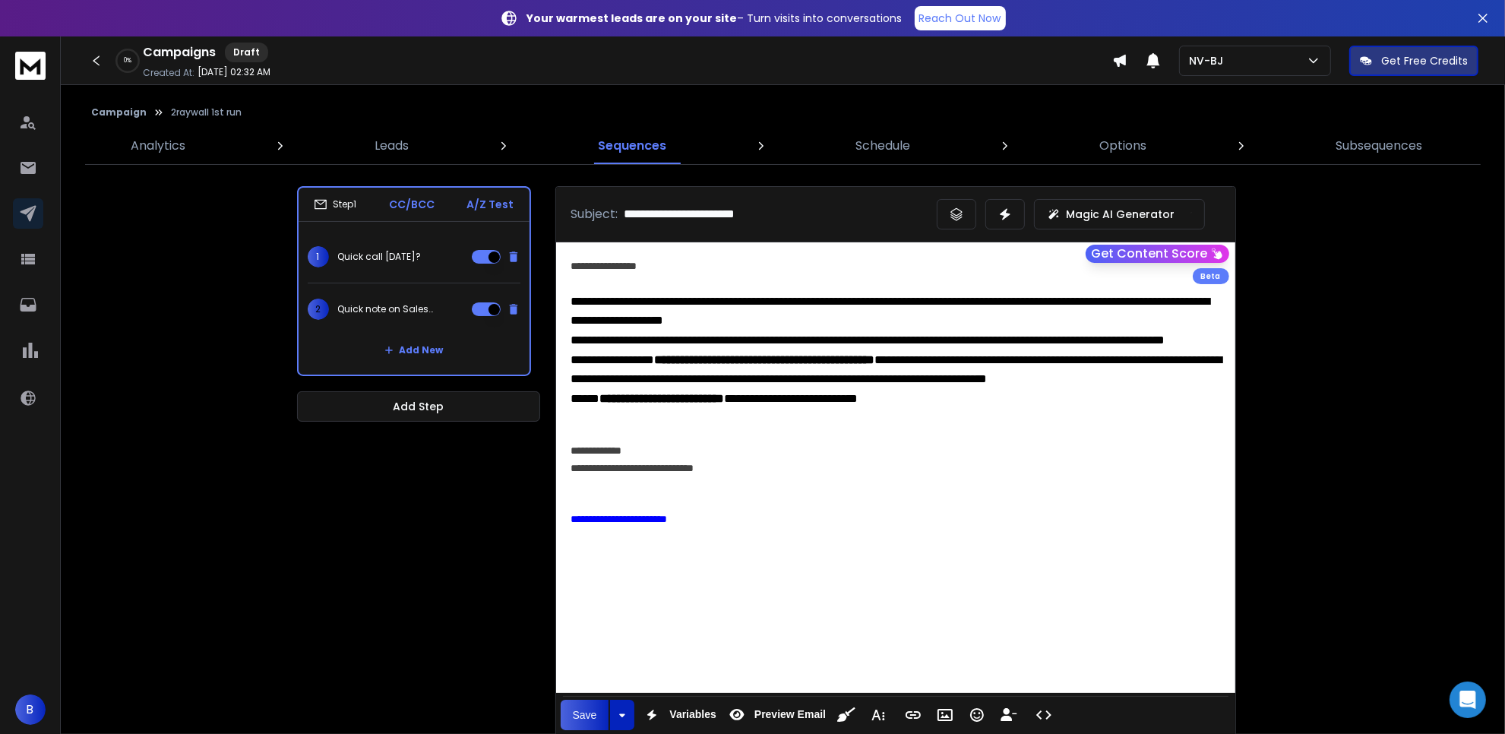
click at [397, 296] on div "2 Quick note on Salesforce support" at bounding box center [414, 309] width 213 height 52
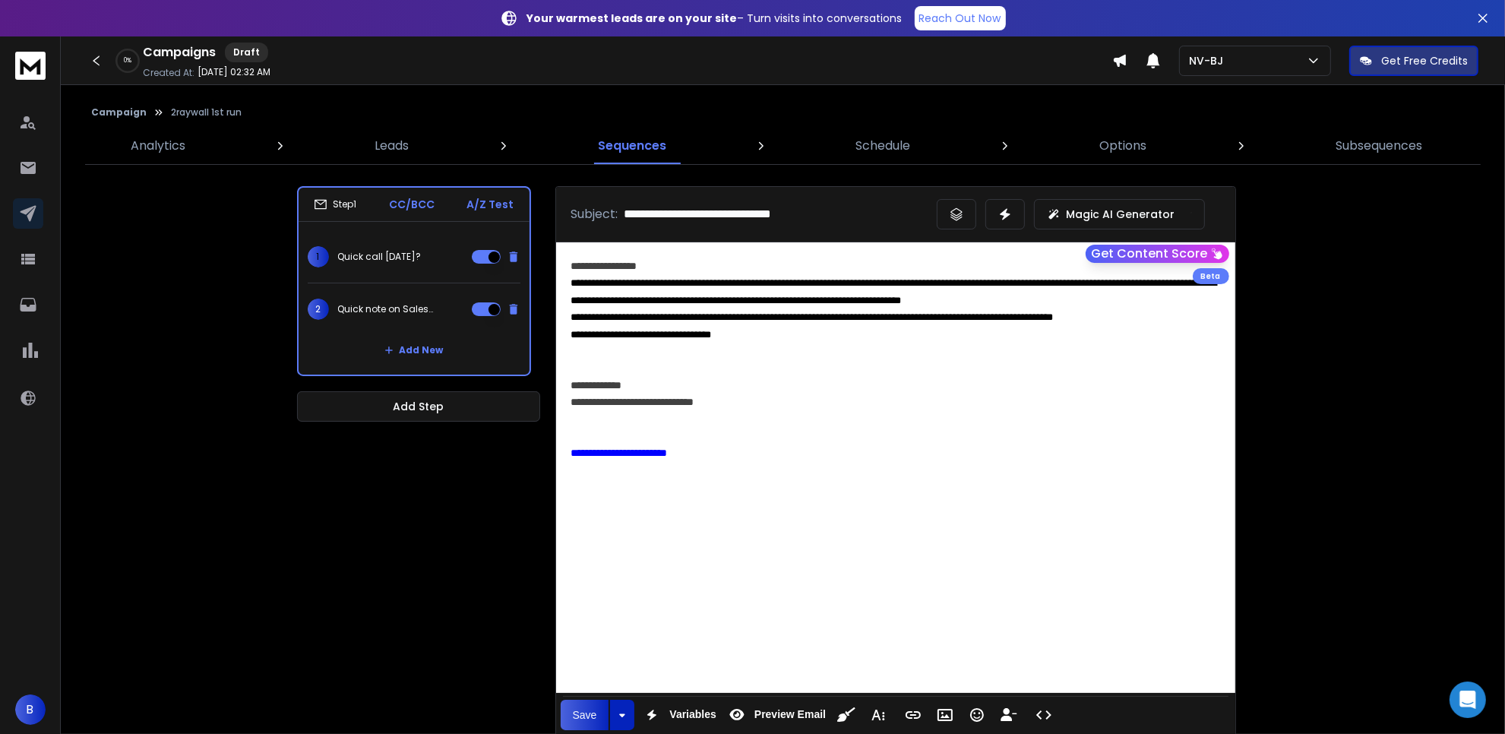
click at [658, 281] on span "**********" at bounding box center [894, 291] width 646 height 27
drag, startPoint x: 732, startPoint y: 290, endPoint x: 772, endPoint y: 286, distance: 40.5
click at [734, 290] on div "**********" at bounding box center [895, 291] width 649 height 34
click at [794, 278] on span "**********" at bounding box center [894, 291] width 646 height 27
click at [568, 312] on div "**********" at bounding box center [895, 462] width 679 height 441
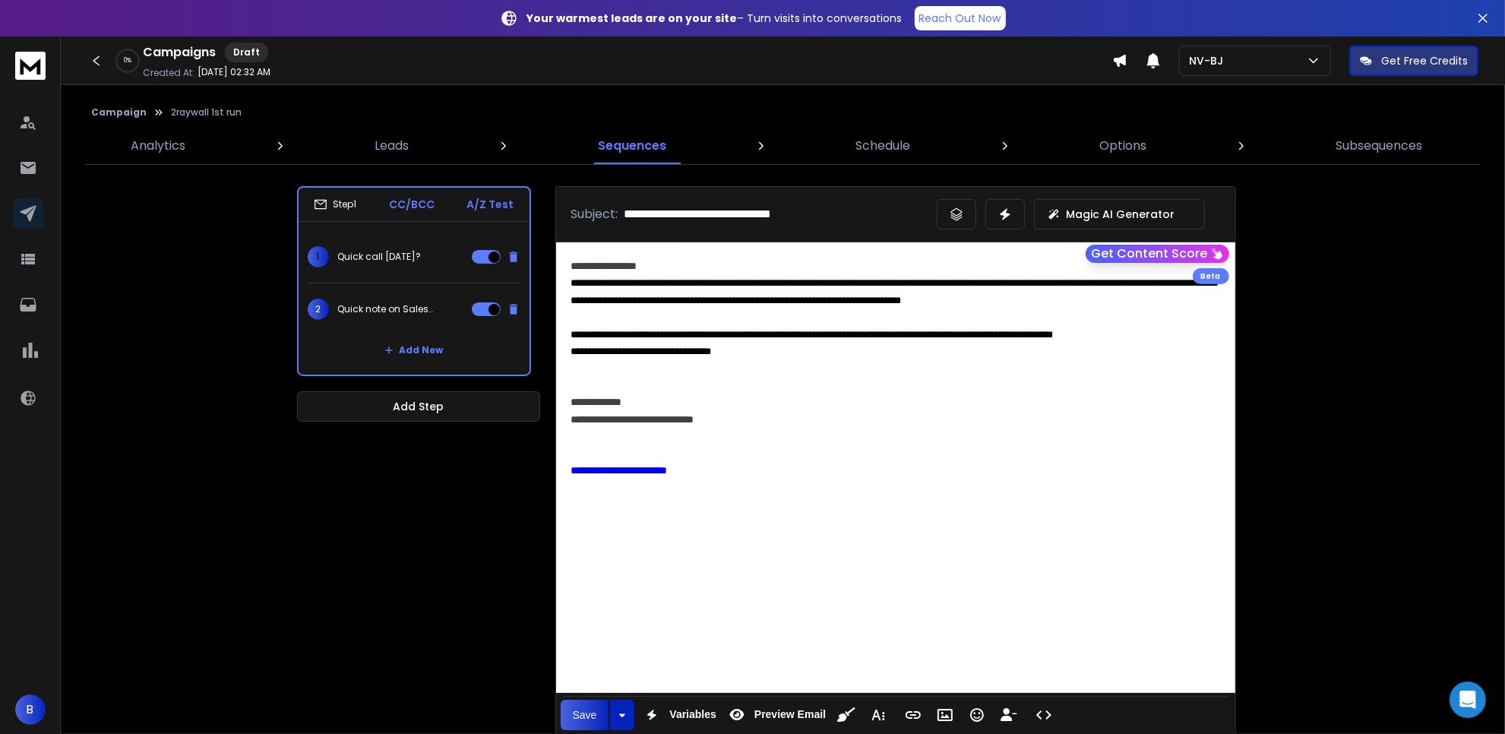
click at [568, 350] on div "**********" at bounding box center [895, 462] width 679 height 441
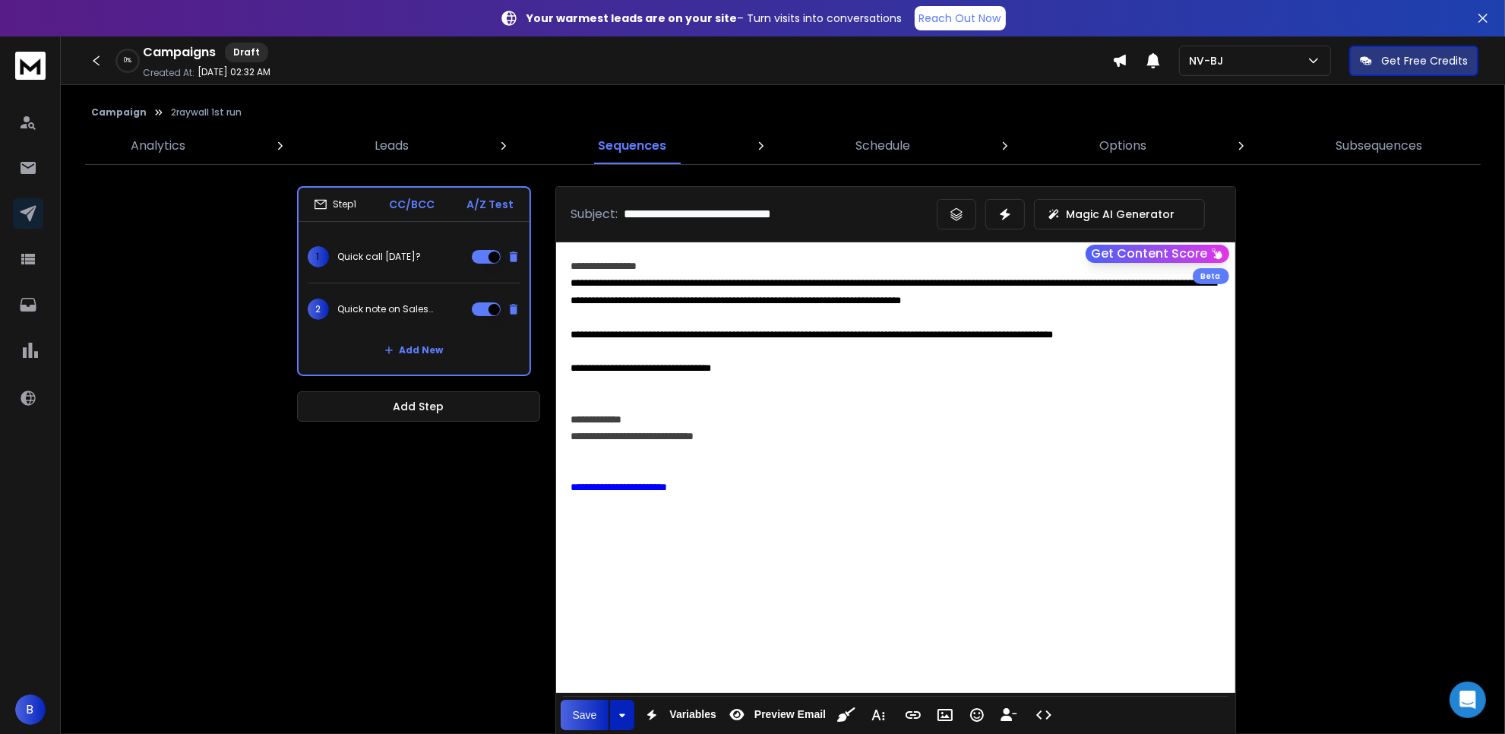
click at [571, 281] on span "**********" at bounding box center [894, 291] width 646 height 27
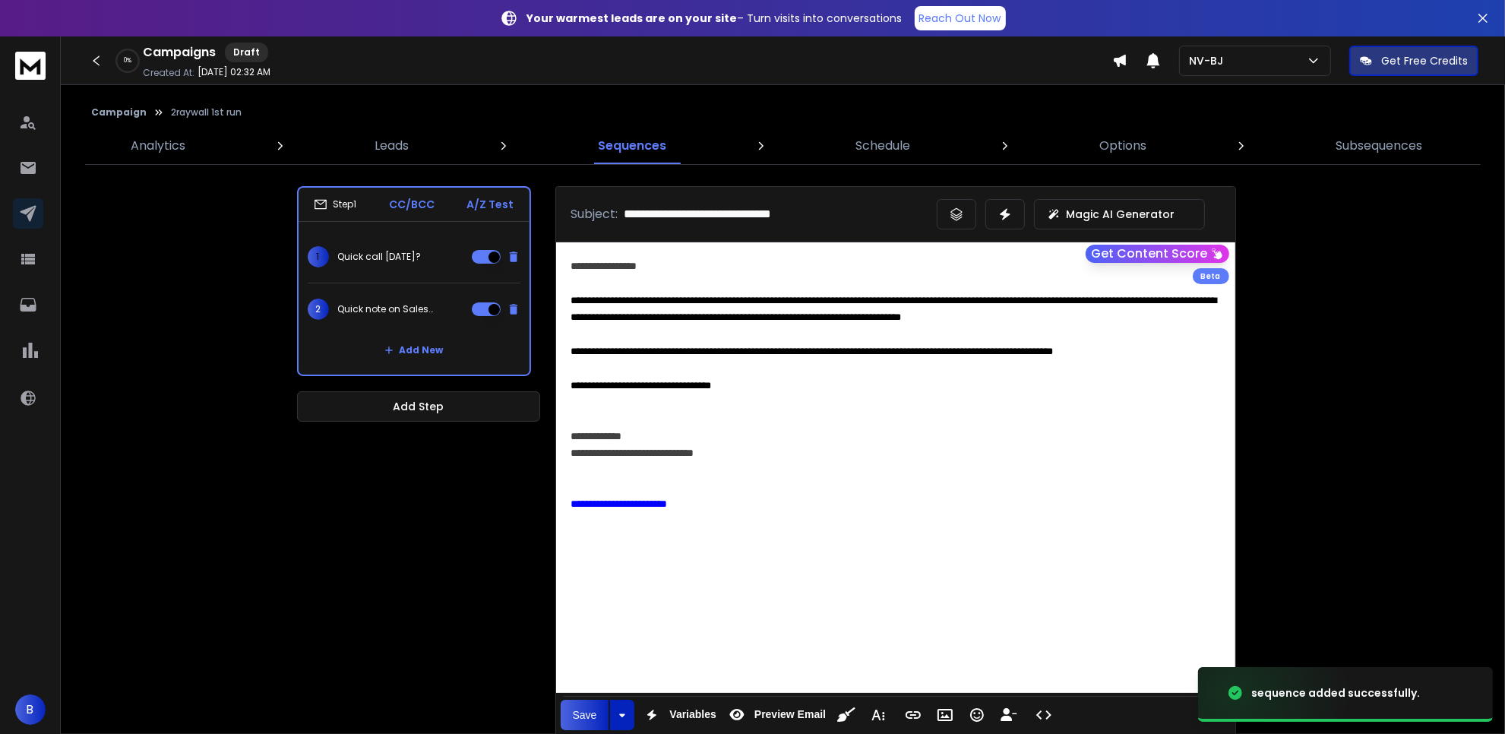
drag, startPoint x: 388, startPoint y: 253, endPoint x: 445, endPoint y: 267, distance: 58.6
click at [388, 253] on p "Quick call [DATE]?" at bounding box center [380, 257] width 84 height 12
type input "**********"
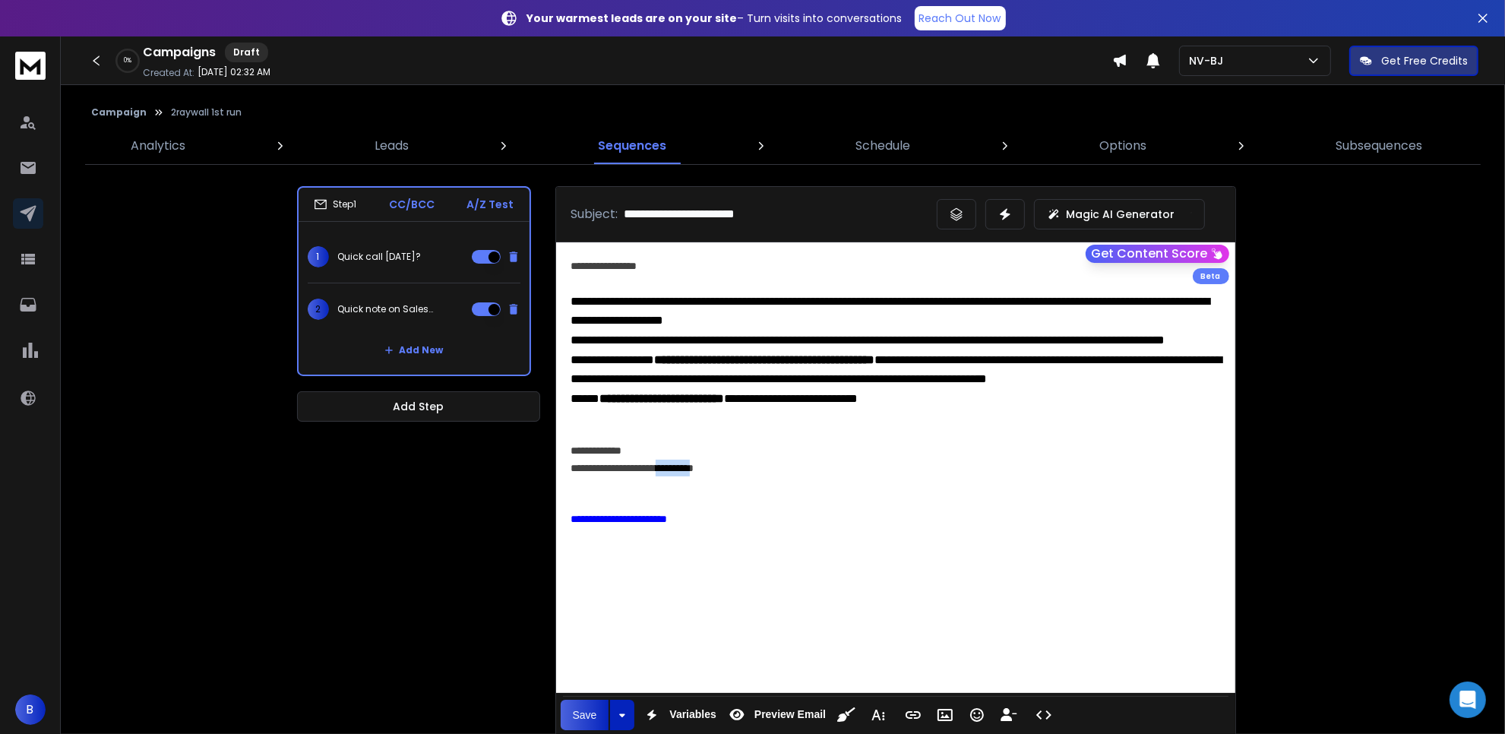
drag, startPoint x: 674, startPoint y: 504, endPoint x: 723, endPoint y: 504, distance: 48.6
click at [723, 476] on div "**********" at bounding box center [895, 468] width 648 height 17
click at [675, 476] on div "**********" at bounding box center [895, 468] width 648 height 17
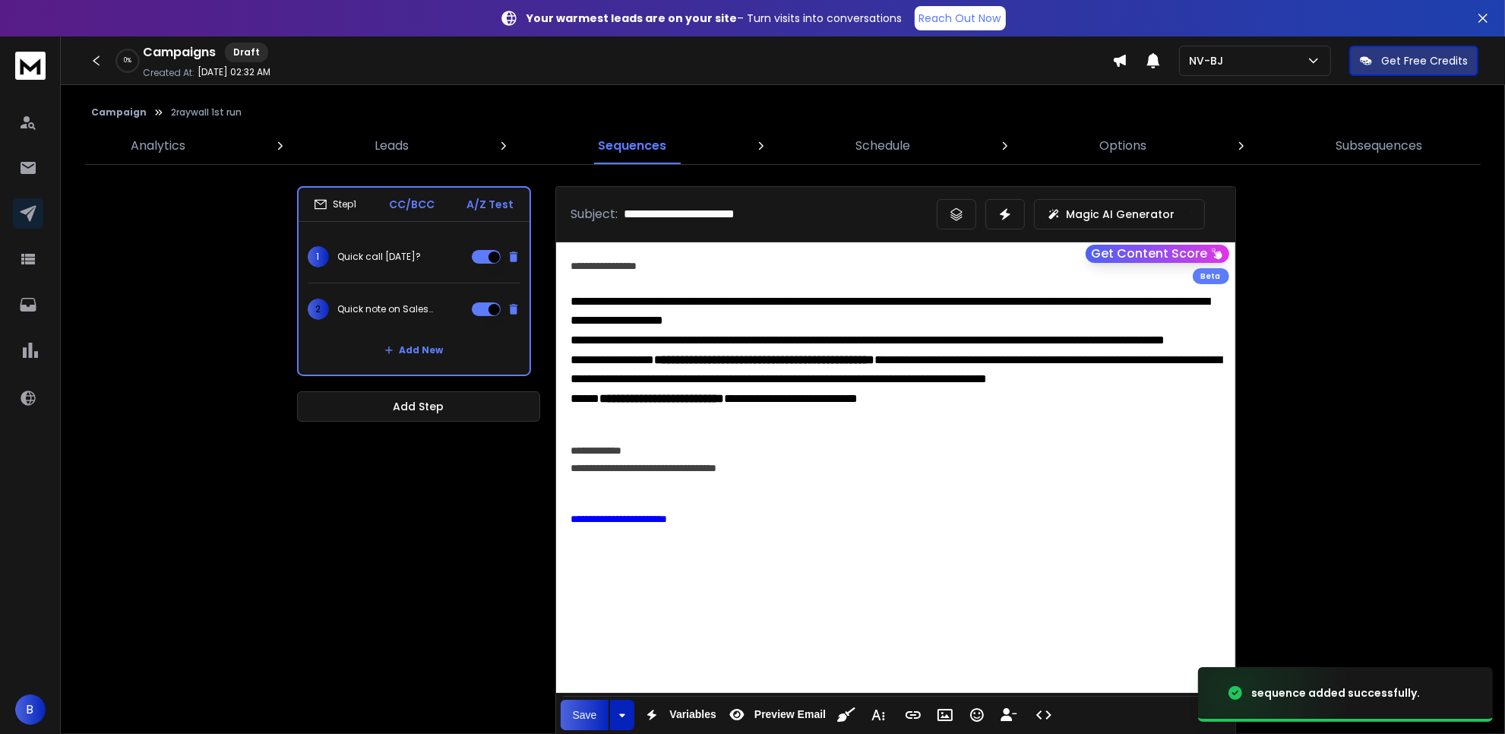
drag, startPoint x: 369, startPoint y: 302, endPoint x: 435, endPoint y: 316, distance: 66.9
click at [370, 302] on div "2 Quick note on Salesforce support" at bounding box center [372, 309] width 128 height 21
type input "**********"
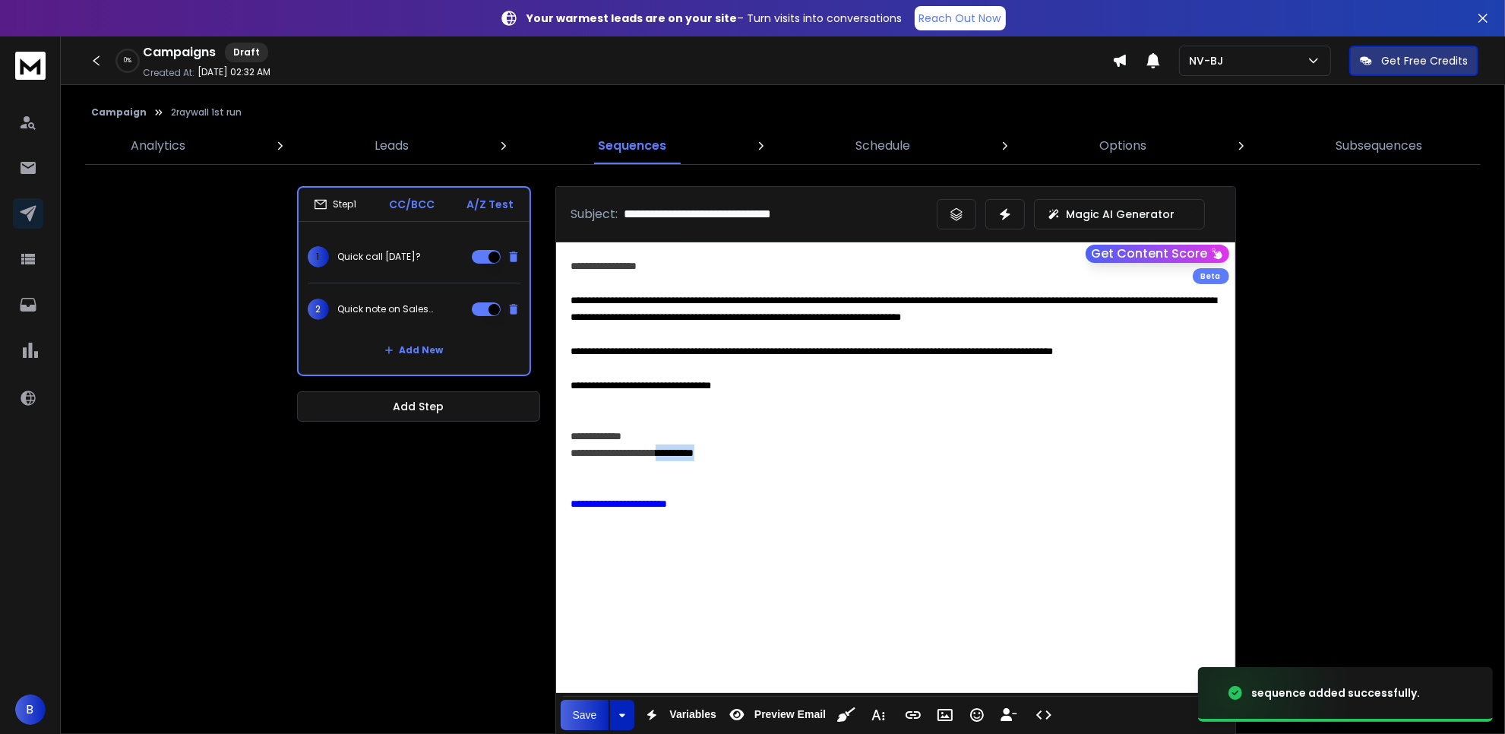
drag, startPoint x: 674, startPoint y: 451, endPoint x: 731, endPoint y: 452, distance: 57.0
click at [731, 452] on div "**********" at bounding box center [895, 453] width 648 height 17
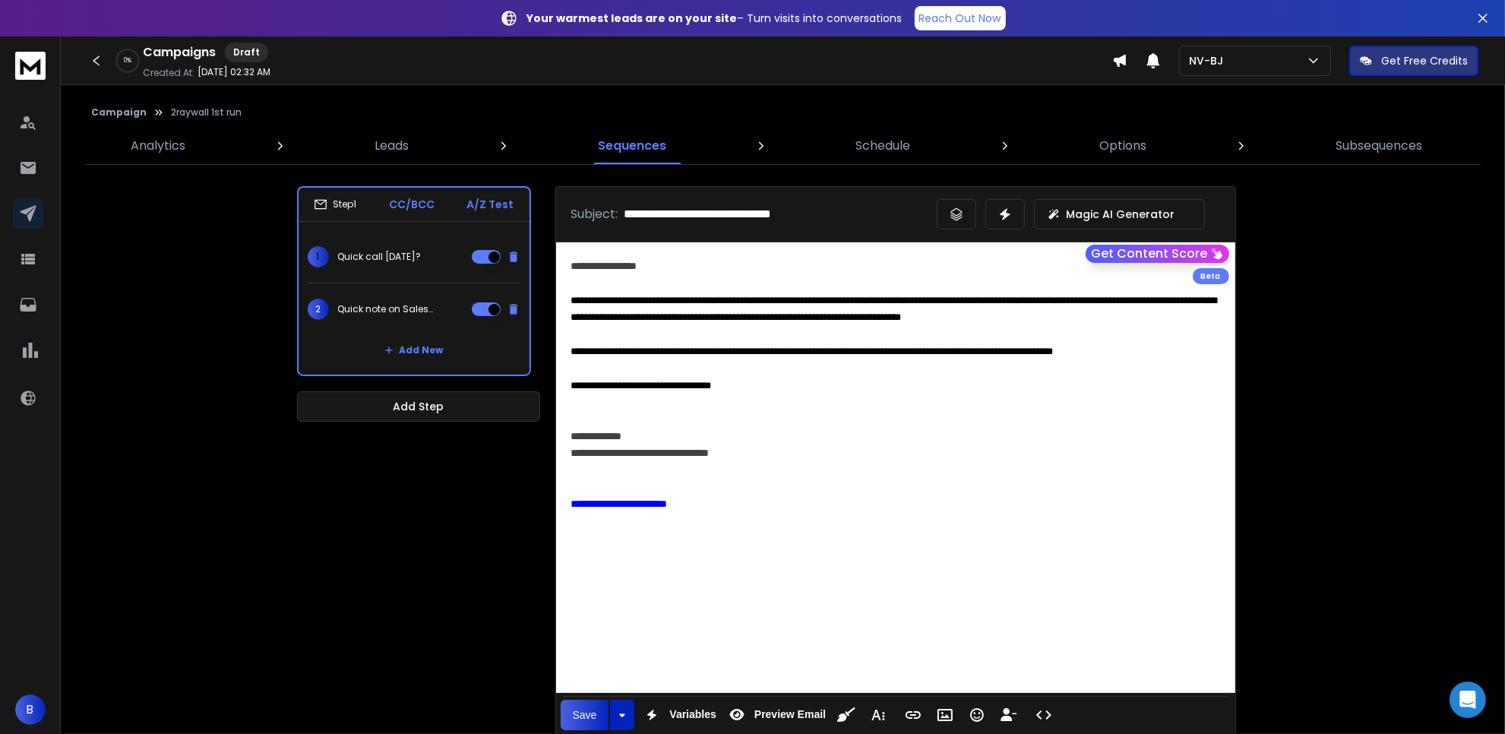
click at [673, 451] on div "**********" at bounding box center [895, 453] width 648 height 17
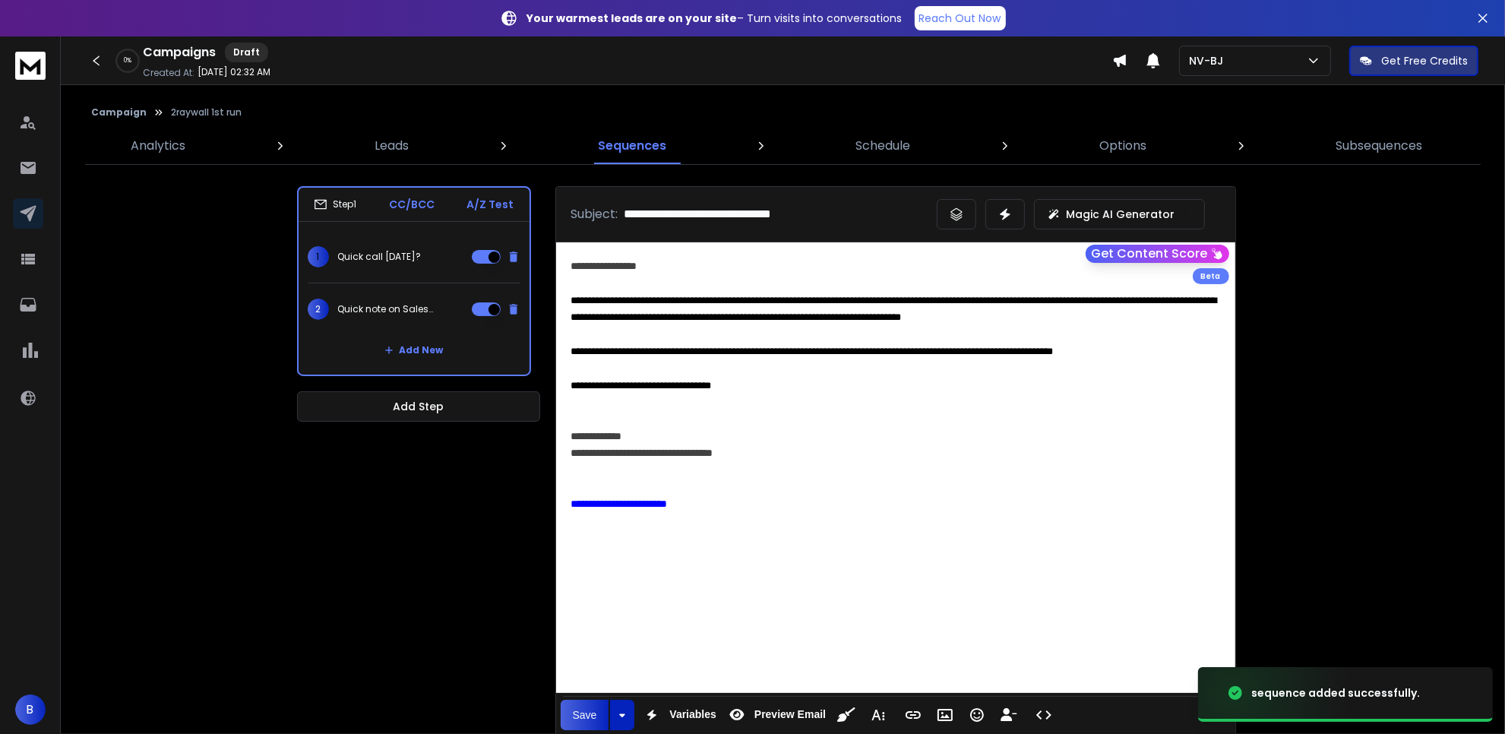
click at [416, 259] on p "Quick call [DATE]?" at bounding box center [380, 257] width 84 height 12
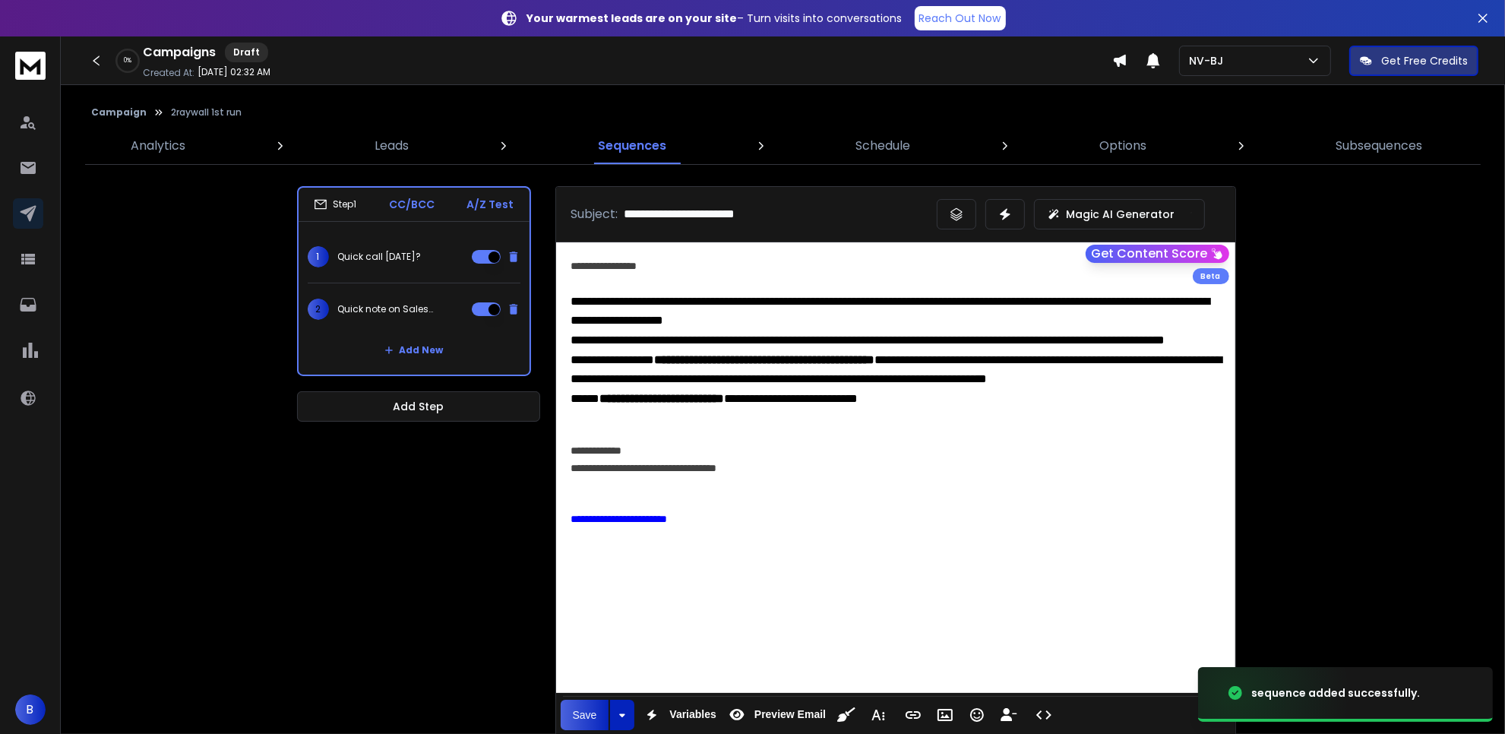
click at [384, 325] on div "2 Quick note on Salesforce support" at bounding box center [414, 309] width 213 height 52
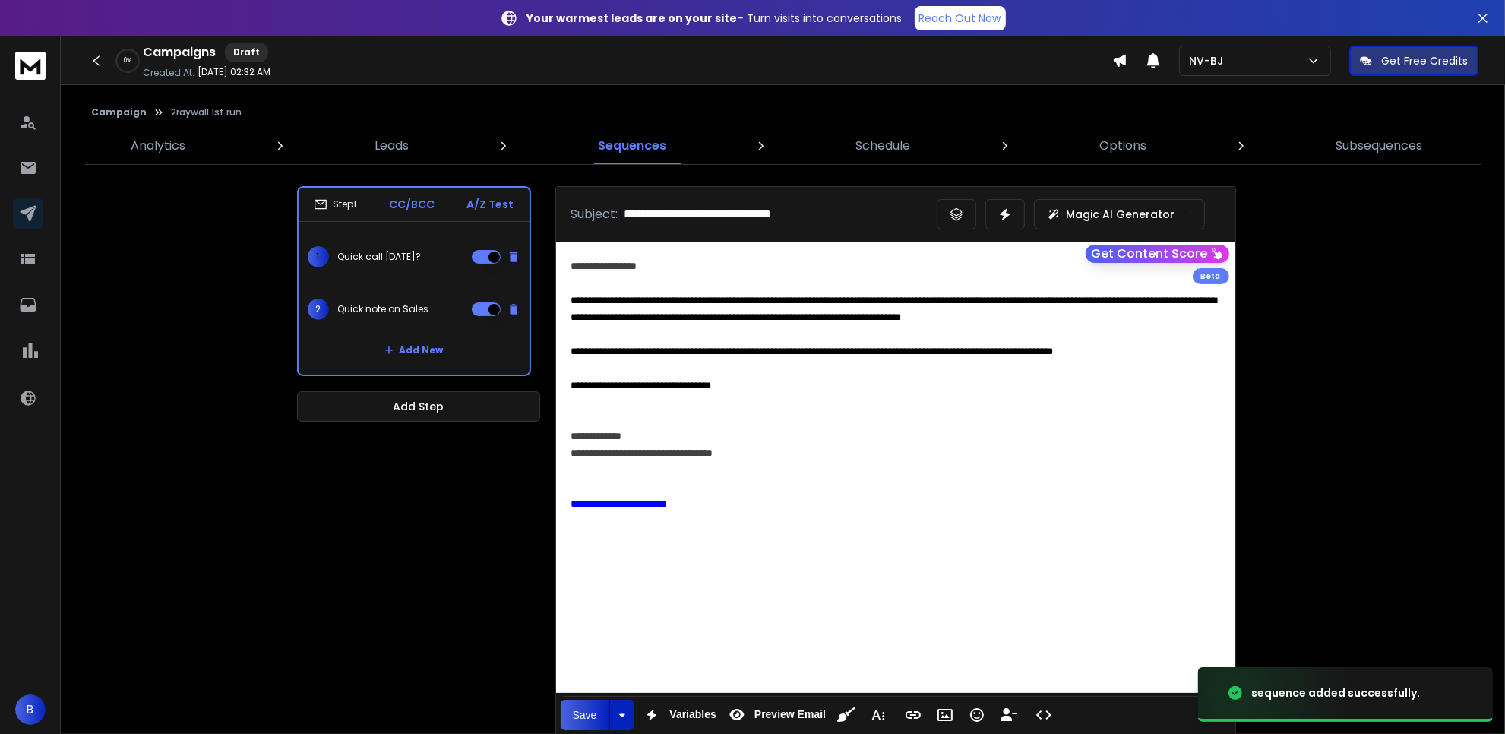
click at [408, 252] on p "Quick call [DATE]?" at bounding box center [380, 257] width 84 height 12
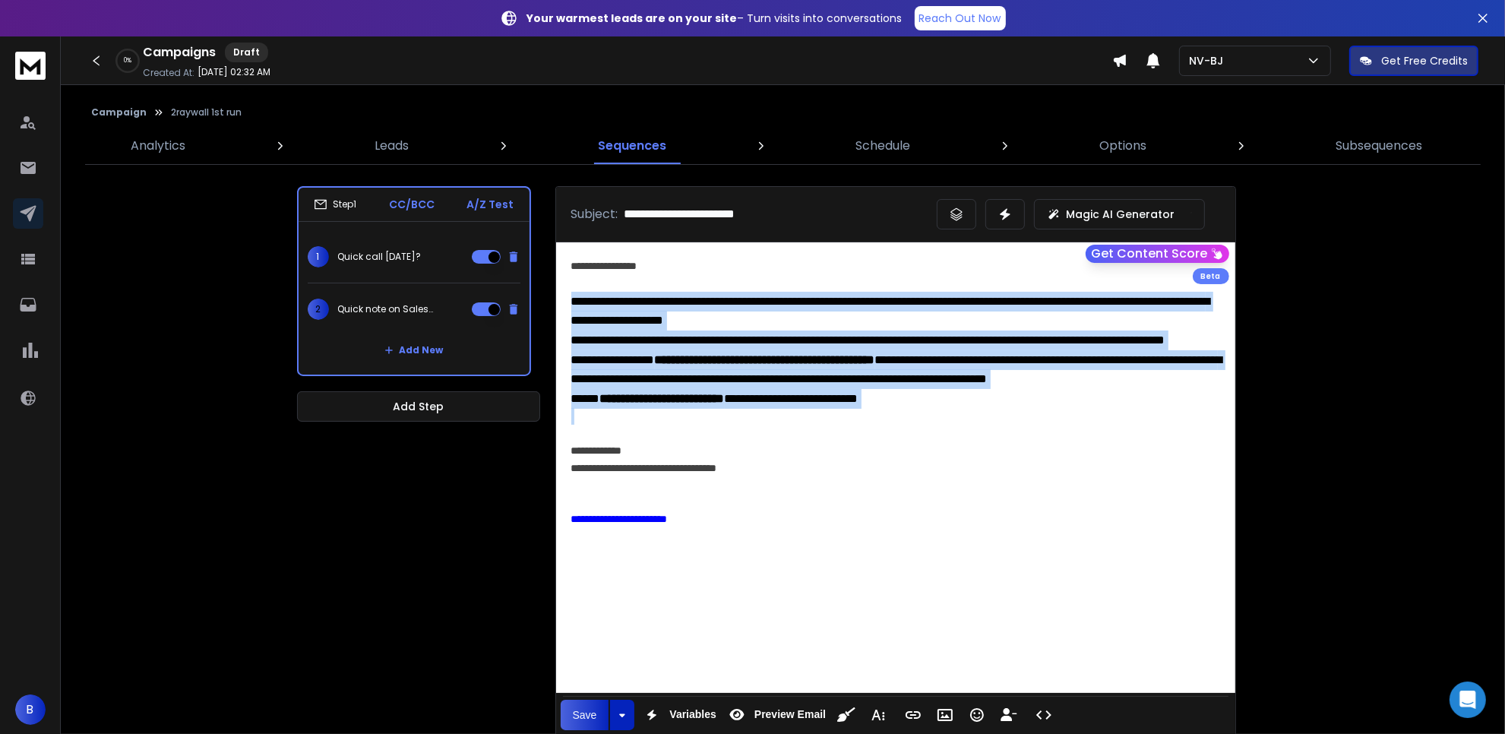
drag, startPoint x: 568, startPoint y: 302, endPoint x: 944, endPoint y: 452, distance: 404.4
click at [944, 452] on div "**********" at bounding box center [895, 462] width 679 height 441
drag, startPoint x: 791, startPoint y: 366, endPoint x: 578, endPoint y: 346, distance: 213.8
click at [789, 350] on div "**********" at bounding box center [895, 341] width 649 height 20
click at [397, 309] on p "Quick note on Salesforce support" at bounding box center [386, 309] width 97 height 12
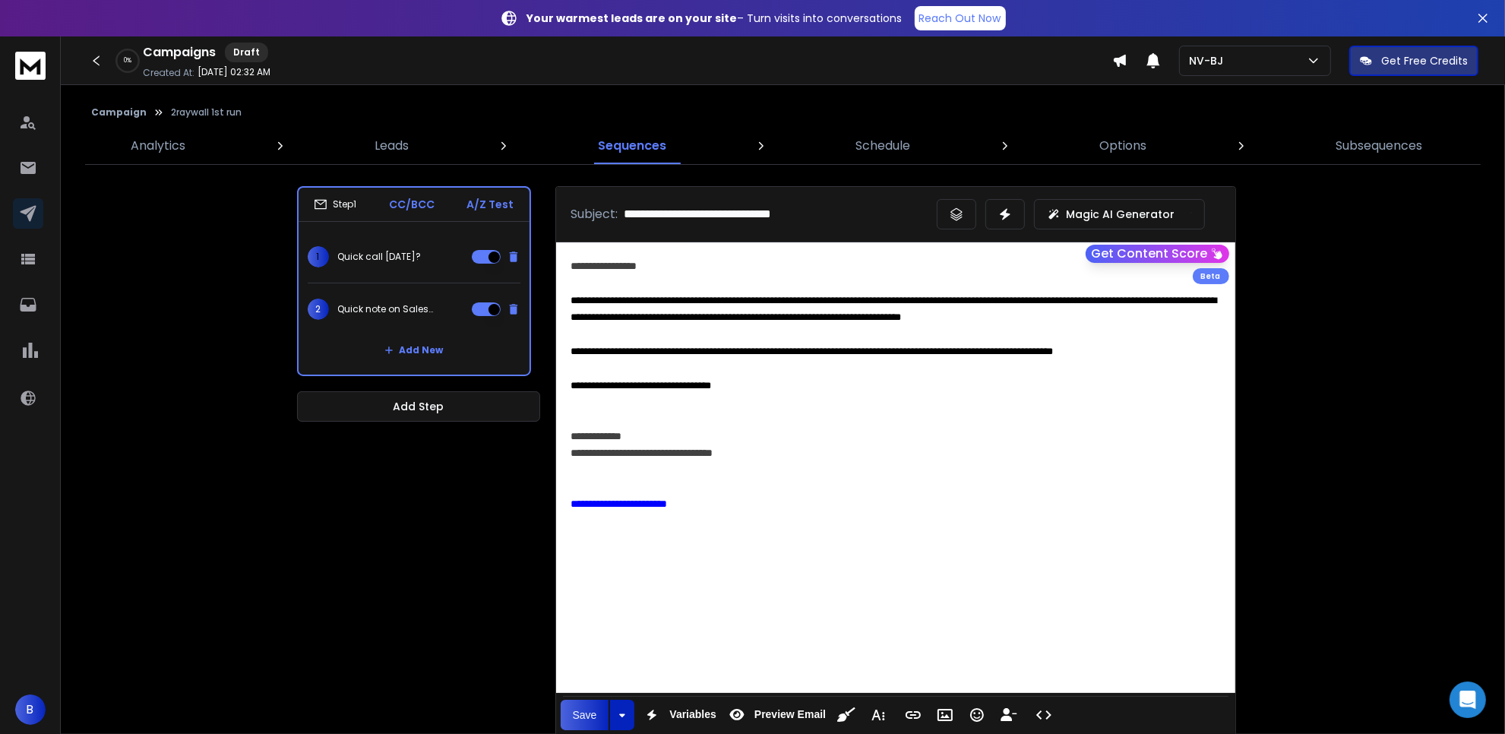
click at [396, 253] on p "Quick call [DATE]?" at bounding box center [380, 257] width 84 height 12
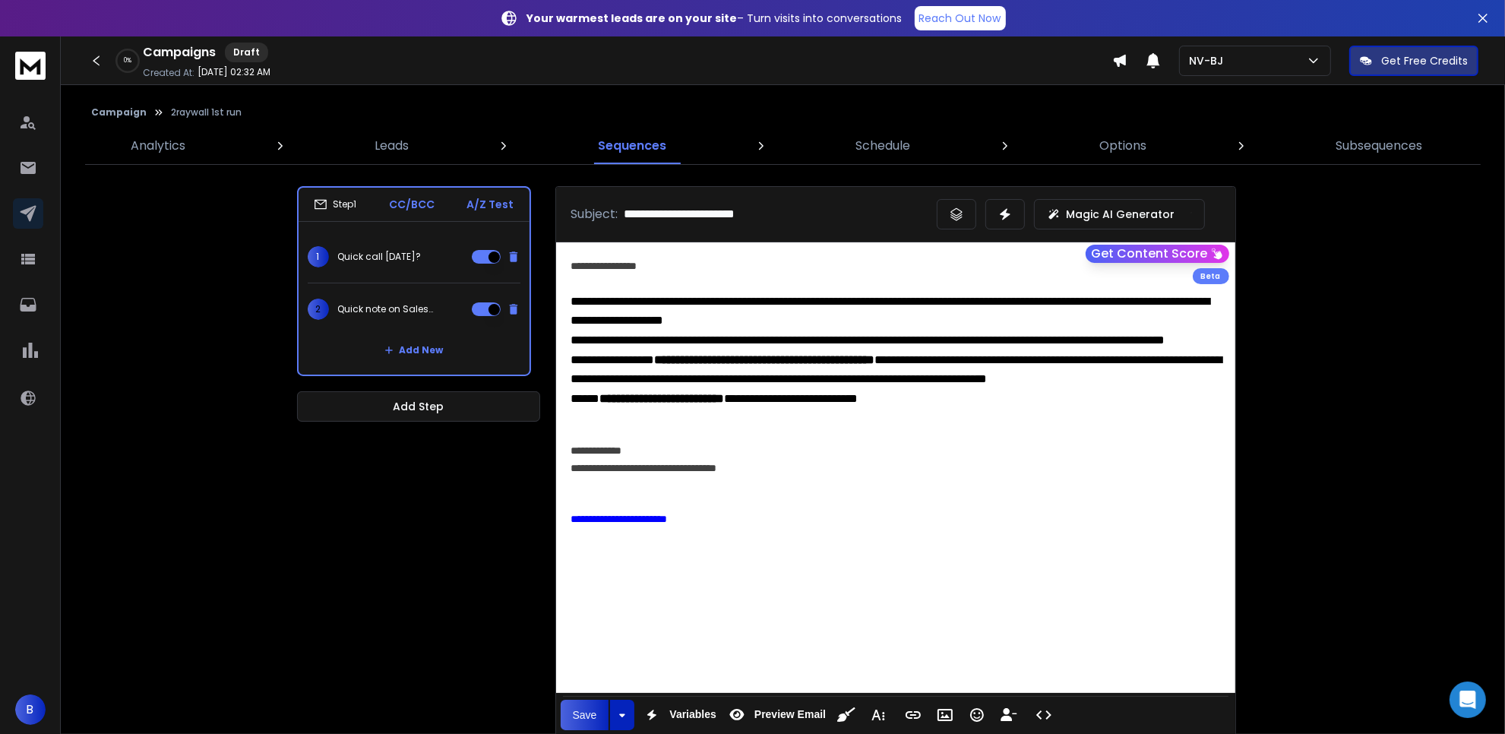
click at [768, 337] on span "**********" at bounding box center [868, 339] width 594 height 11
click at [404, 325] on div "2 Quick note on Salesforce support" at bounding box center [414, 309] width 213 height 52
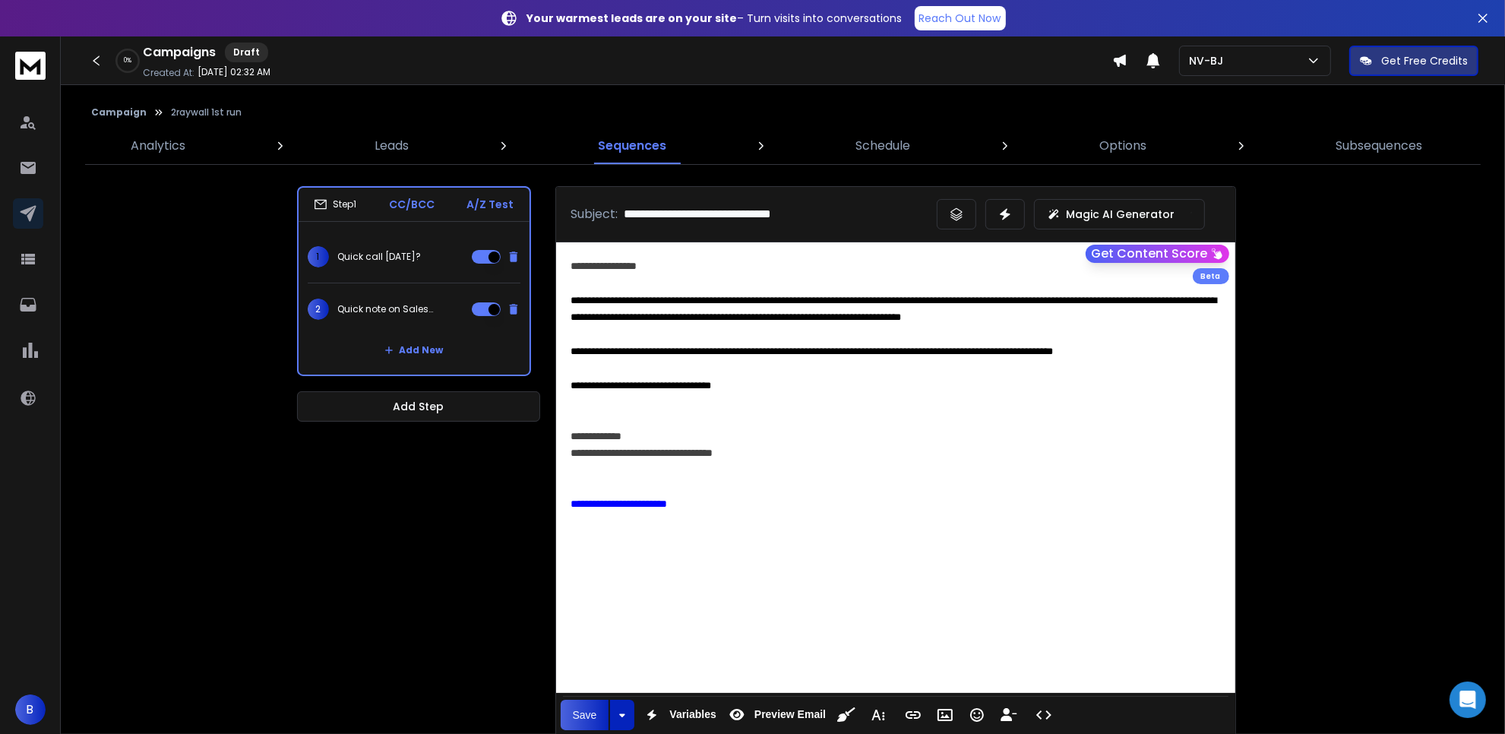
click at [386, 263] on div "1 Quick call [DATE]?" at bounding box center [365, 256] width 114 height 21
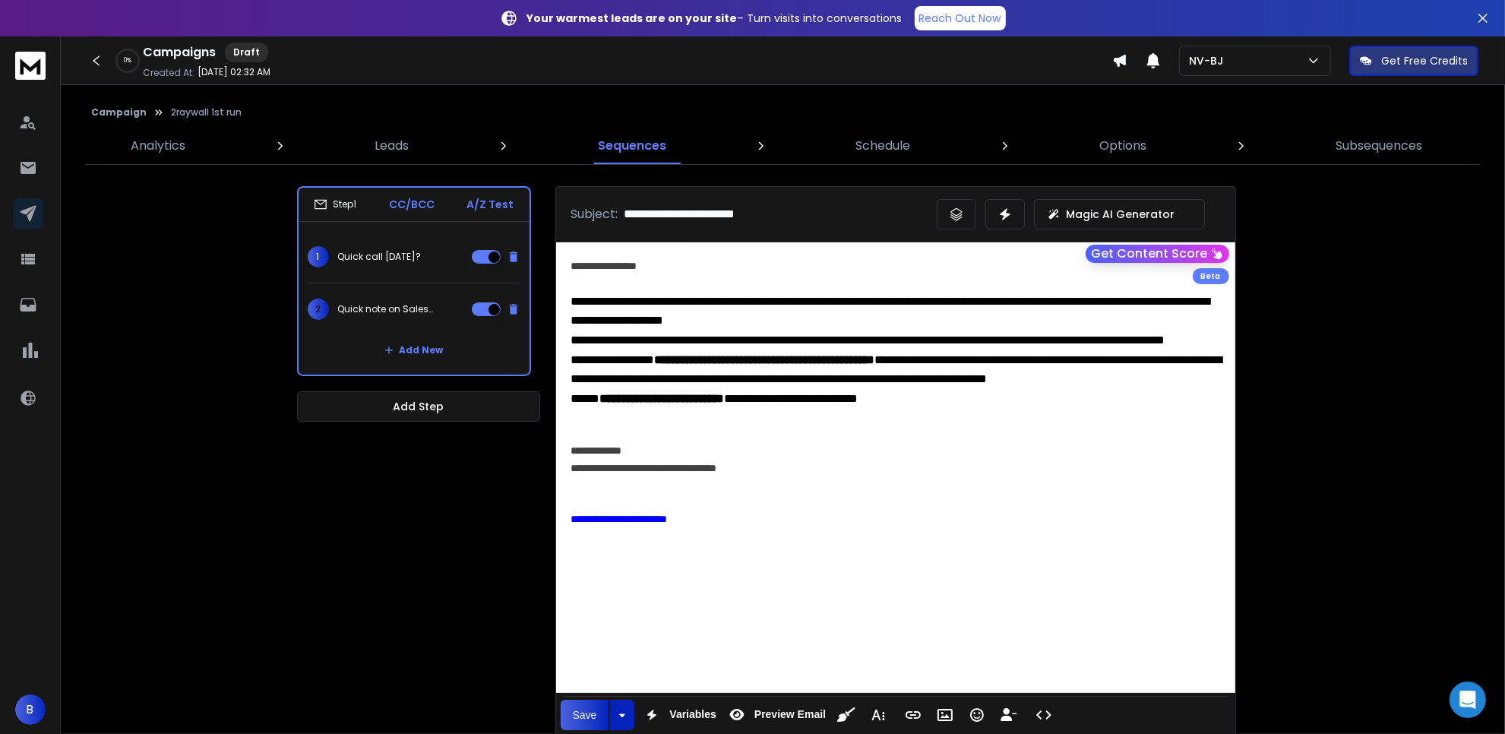
click at [359, 258] on p "Quick call [DATE]?" at bounding box center [380, 257] width 84 height 12
click at [369, 302] on div "2 Quick note on Salesforce support" at bounding box center [372, 309] width 128 height 21
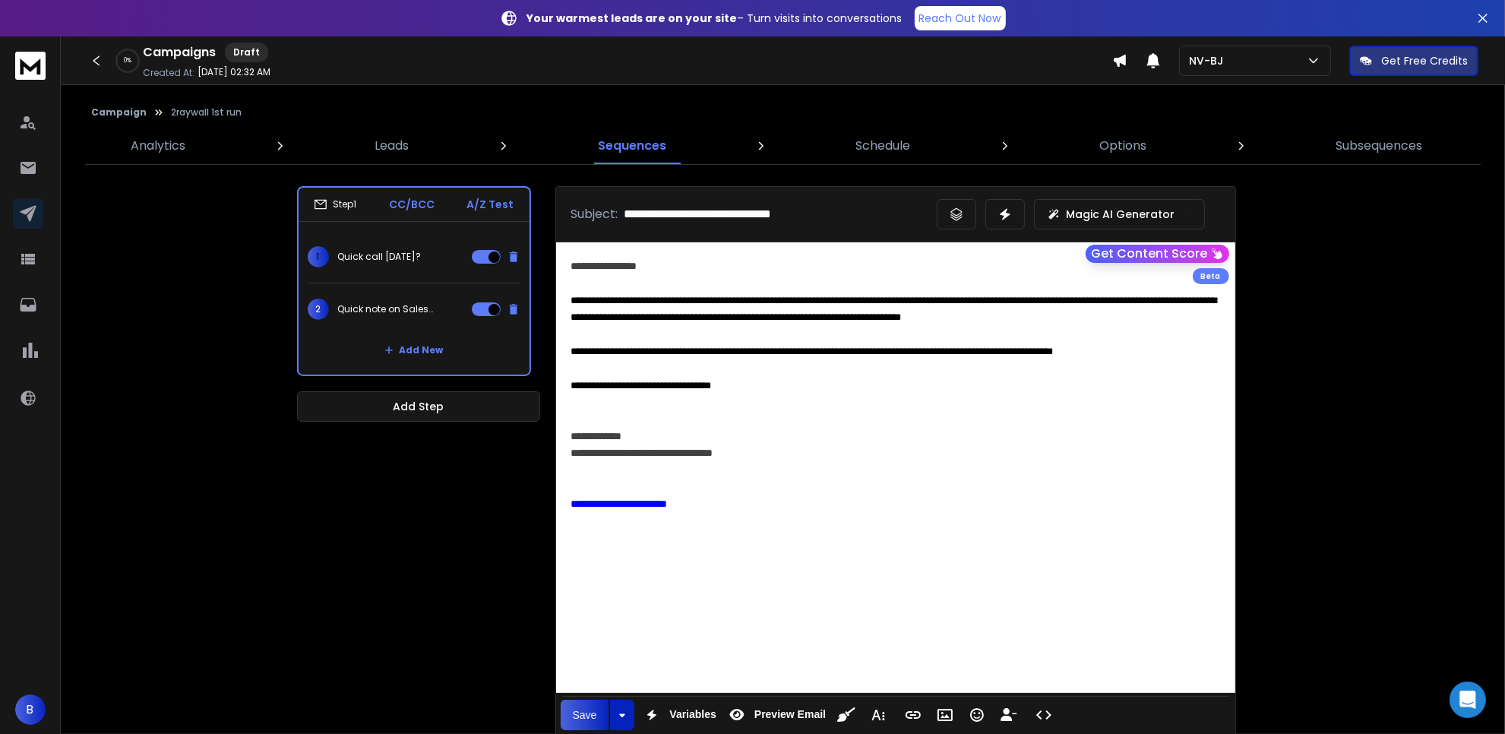
click at [385, 263] on div "1 Quick call [DATE]?" at bounding box center [365, 256] width 114 height 21
type input "**********"
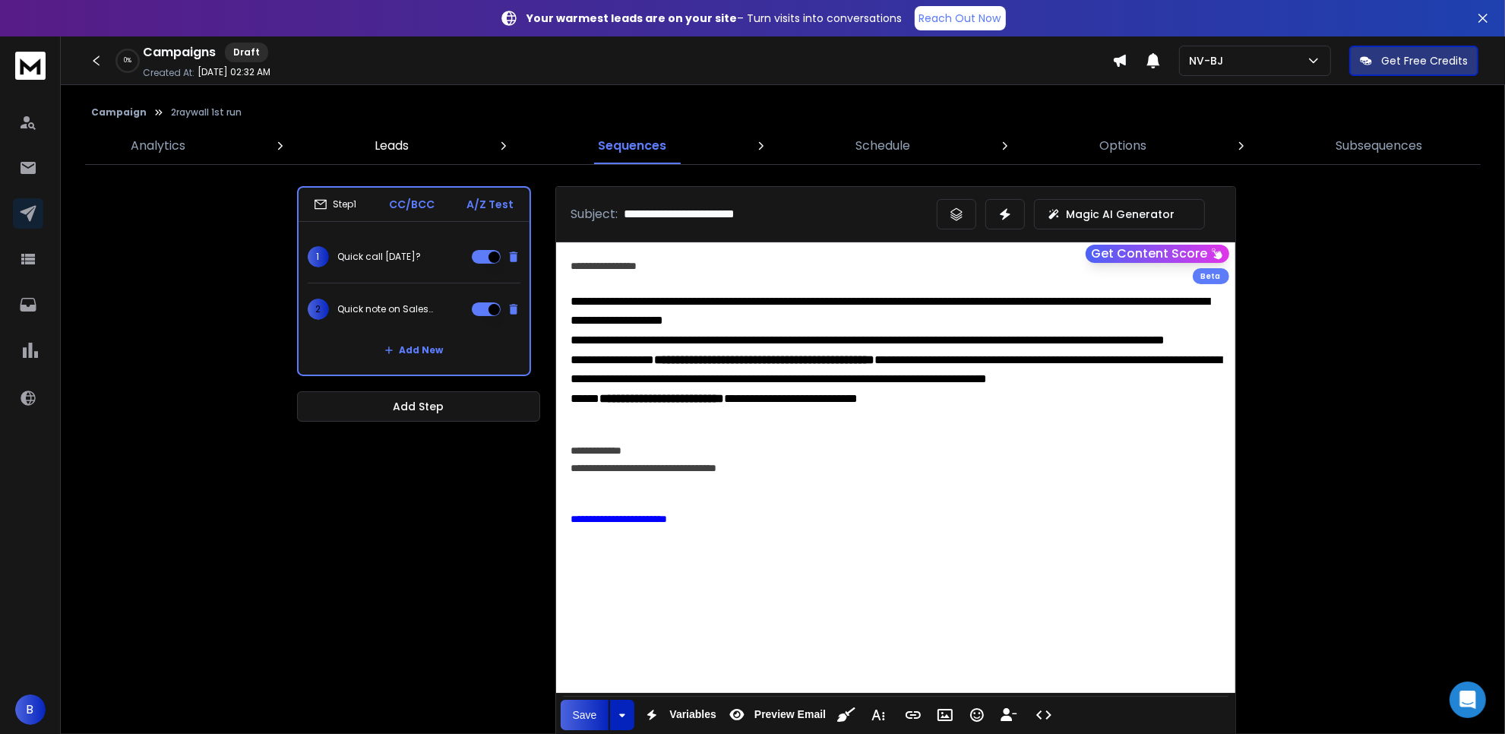
click at [369, 157] on link "Leads" at bounding box center [392, 146] width 52 height 36
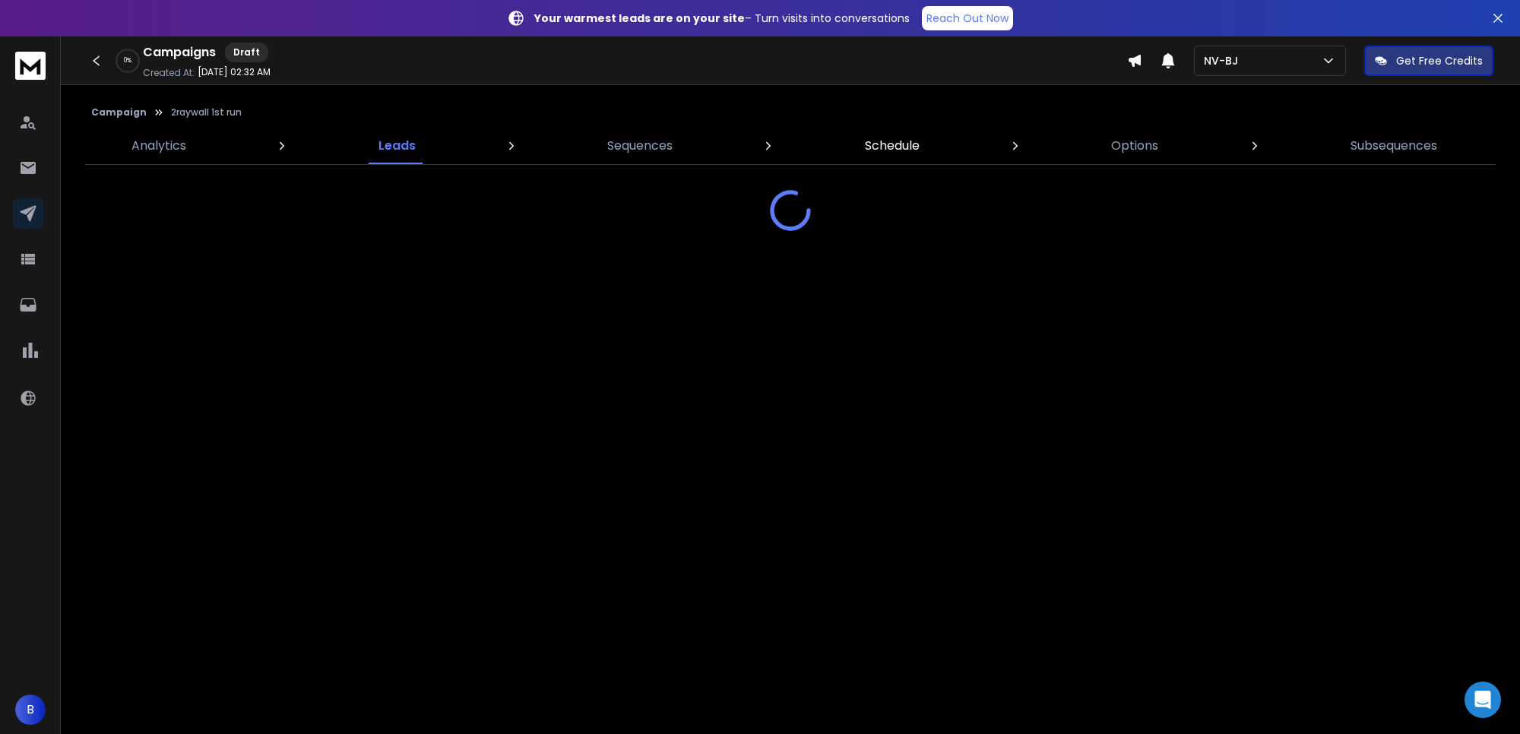
click at [888, 152] on p "Schedule" at bounding box center [892, 146] width 55 height 18
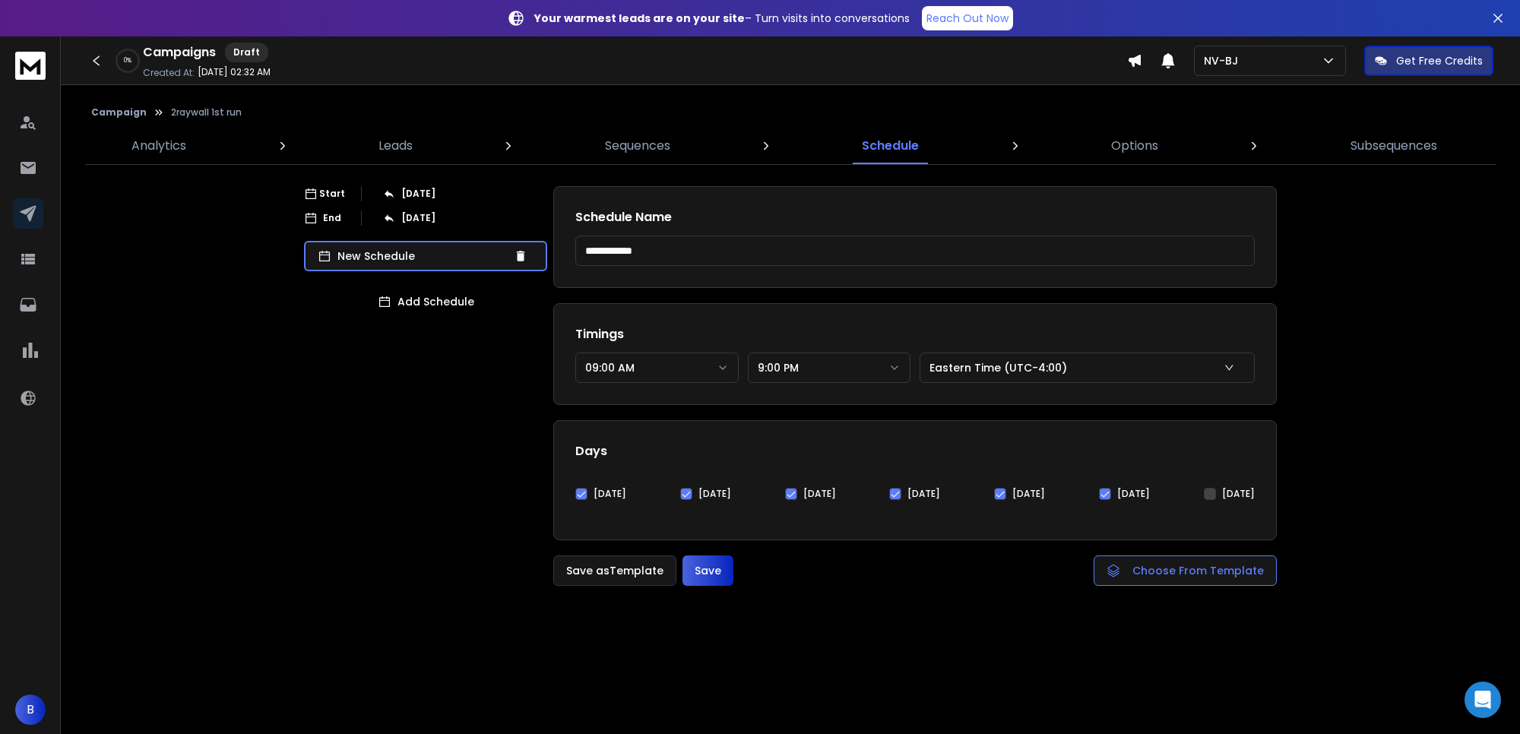
click at [435, 194] on p "[DATE]" at bounding box center [418, 194] width 34 height 12
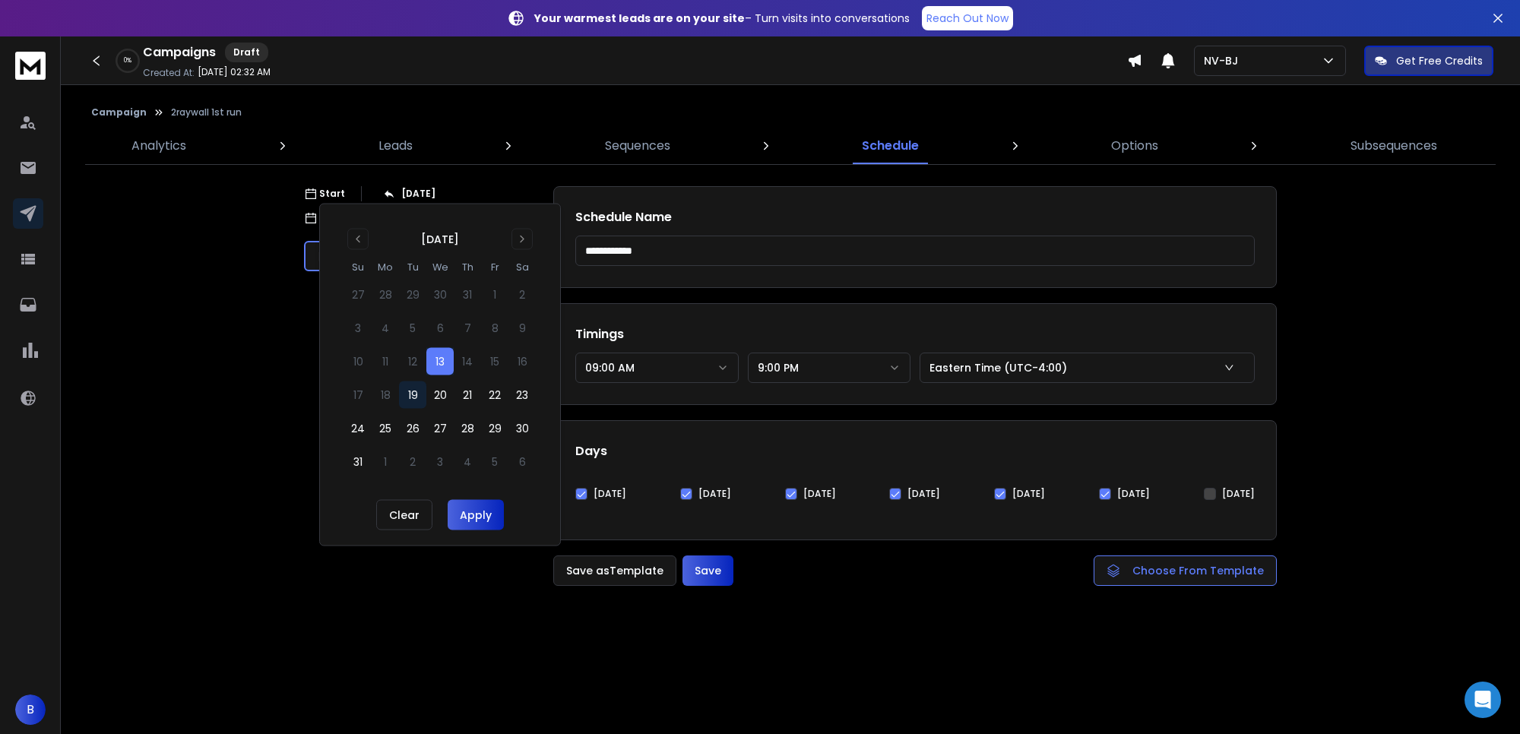
click at [418, 391] on button "19" at bounding box center [412, 394] width 27 height 27
click at [471, 511] on button "Apply" at bounding box center [476, 515] width 56 height 30
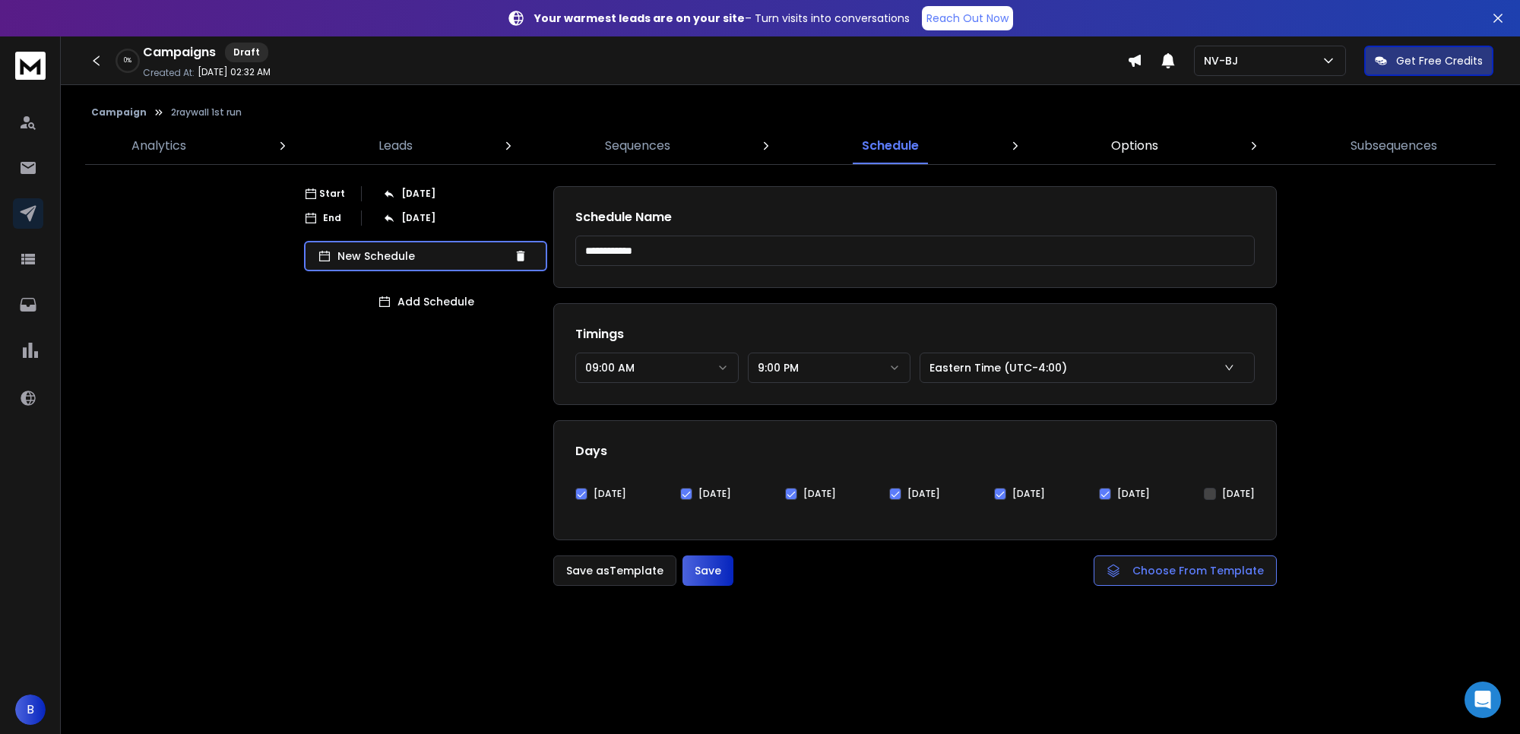
click at [1119, 146] on p "Options" at bounding box center [1134, 146] width 47 height 18
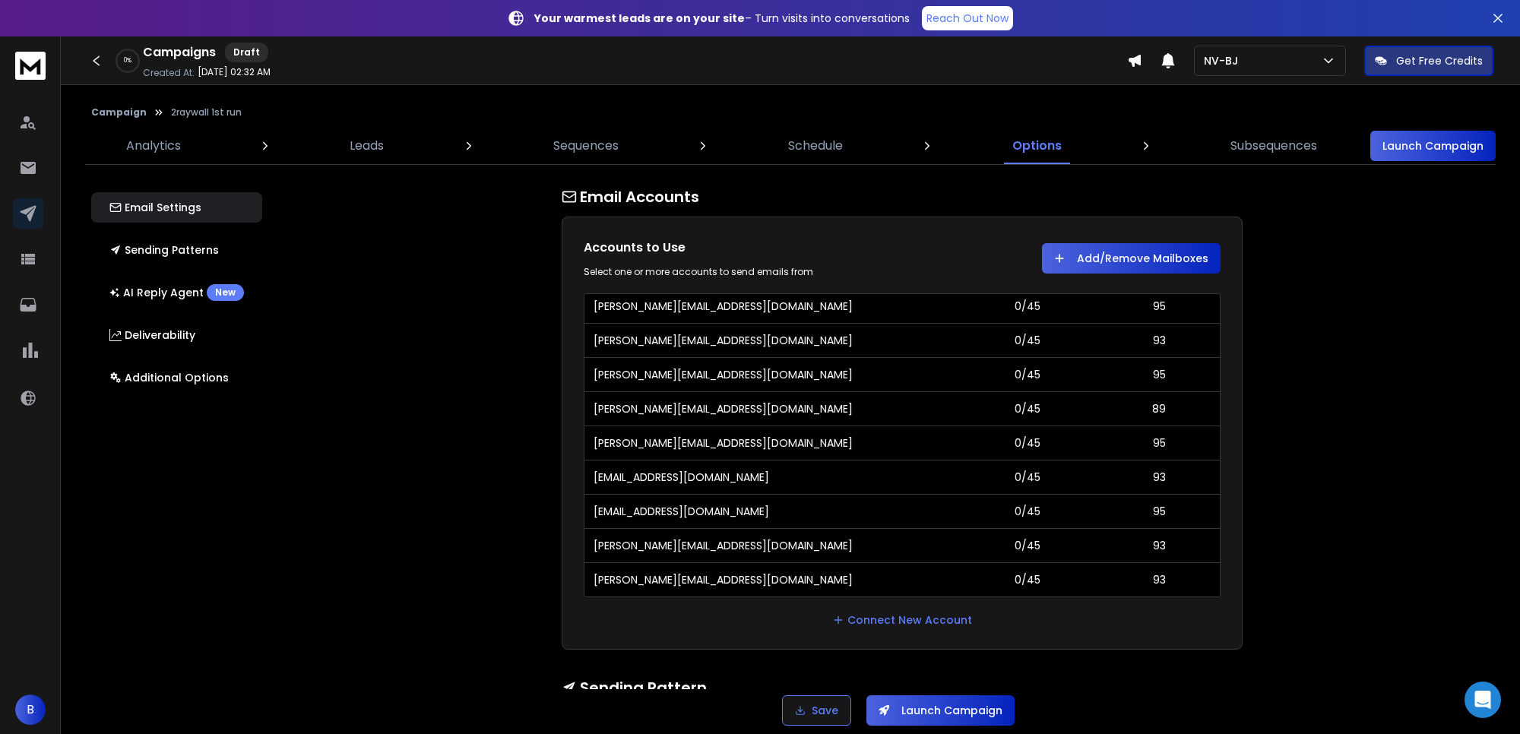
click at [814, 705] on button "Save" at bounding box center [816, 710] width 69 height 30
click at [1259, 146] on p "Subsequences" at bounding box center [1273, 146] width 87 height 18
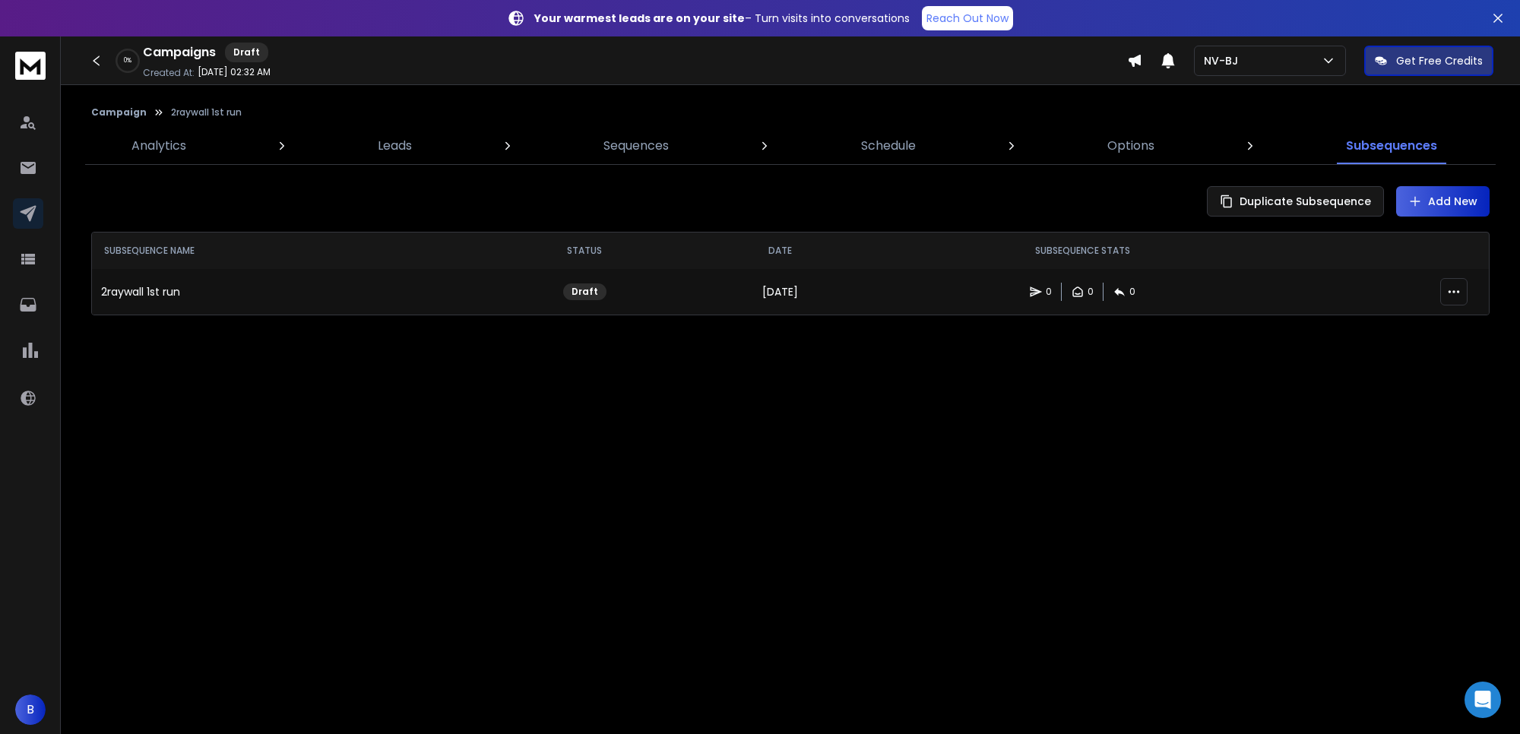
click at [871, 297] on td "[DATE]" at bounding box center [779, 292] width 182 height 46
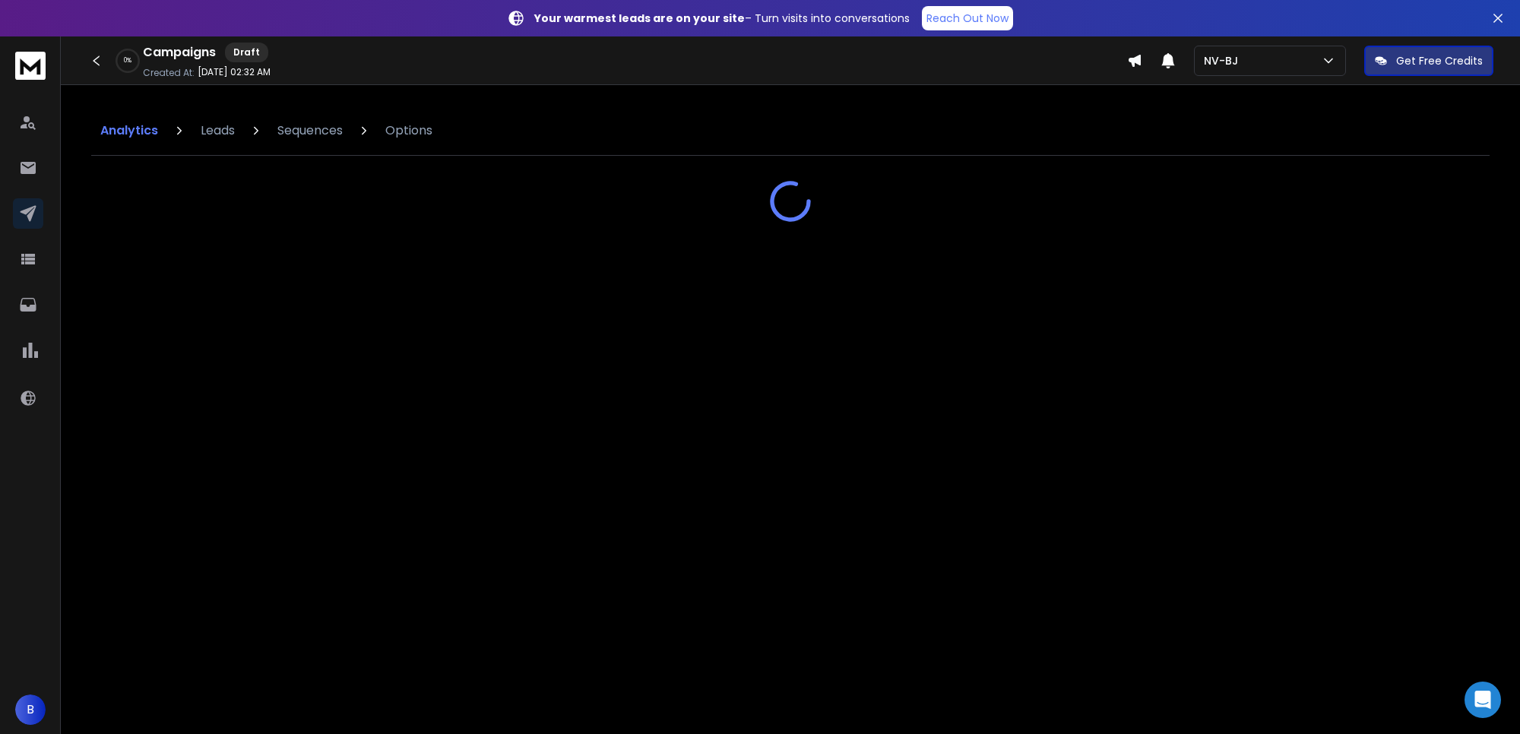
click at [875, 297] on div "Your warmest leads are on your site – Turn visits into conversations Reach Out …" at bounding box center [760, 367] width 1520 height 734
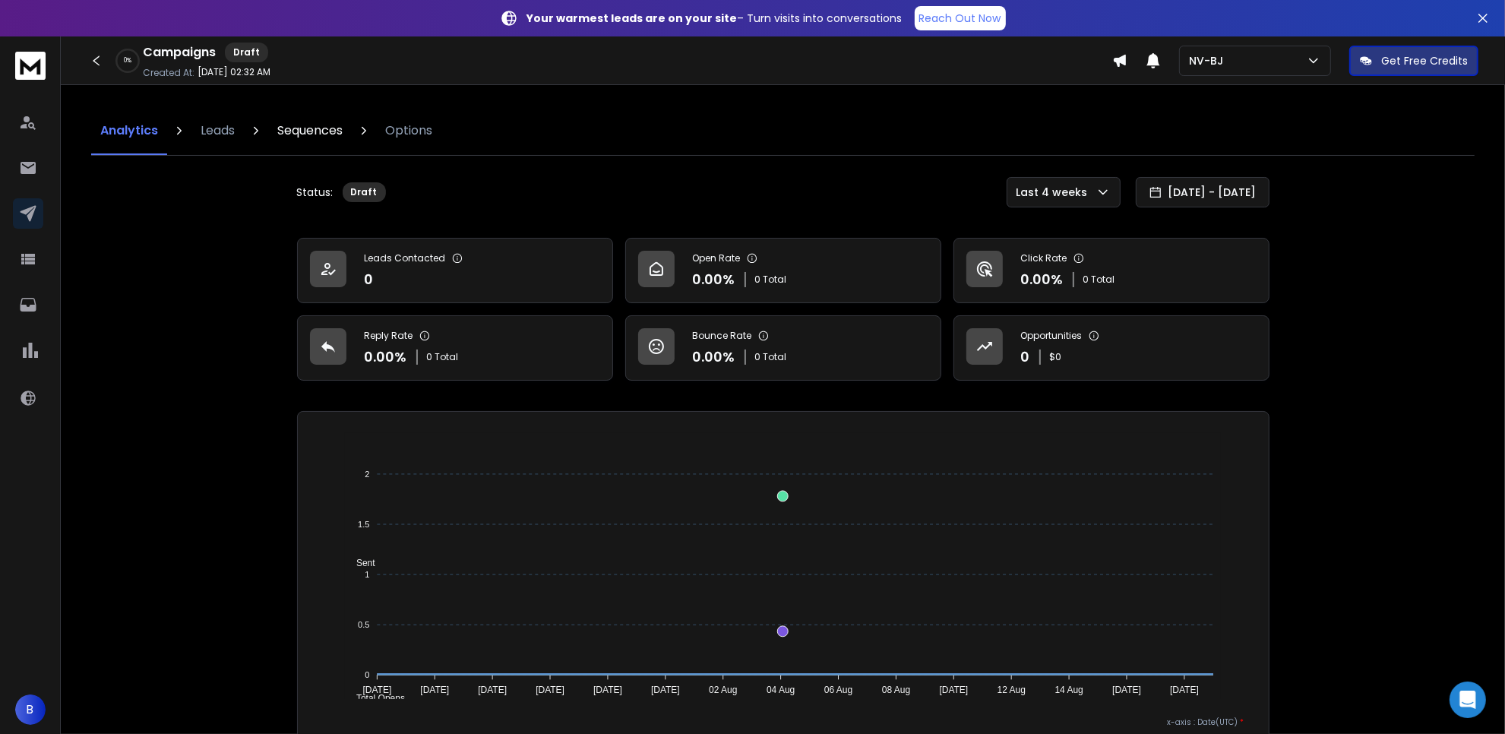
click at [312, 124] on p "Sequences" at bounding box center [309, 131] width 65 height 18
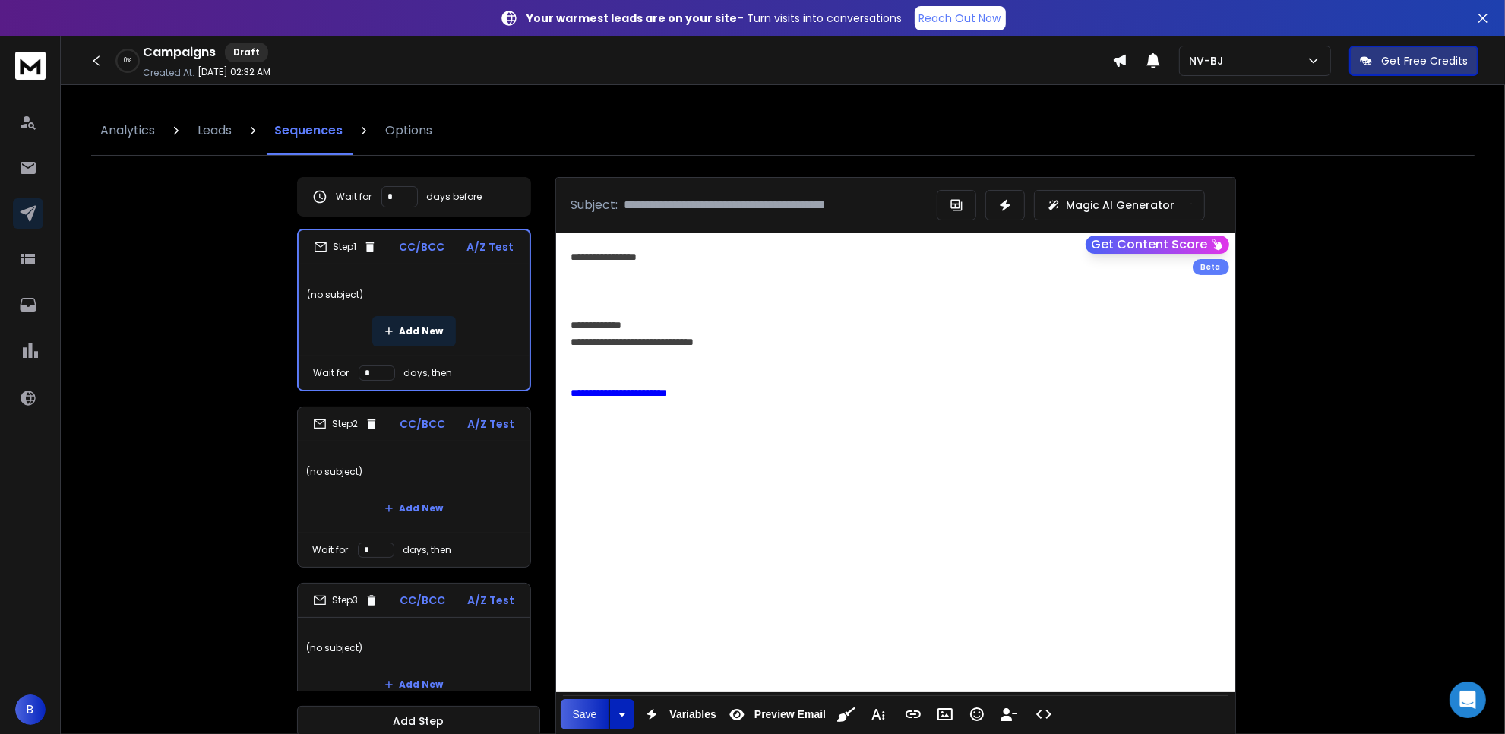
drag, startPoint x: 451, startPoint y: 312, endPoint x: 450, endPoint y: 343, distance: 31.9
click at [450, 312] on p "(no subject)" at bounding box center [414, 295] width 213 height 43
click at [466, 283] on p "(no subject)" at bounding box center [414, 295] width 213 height 43
click at [597, 286] on div at bounding box center [895, 291] width 649 height 17
click at [590, 283] on div at bounding box center [895, 291] width 649 height 17
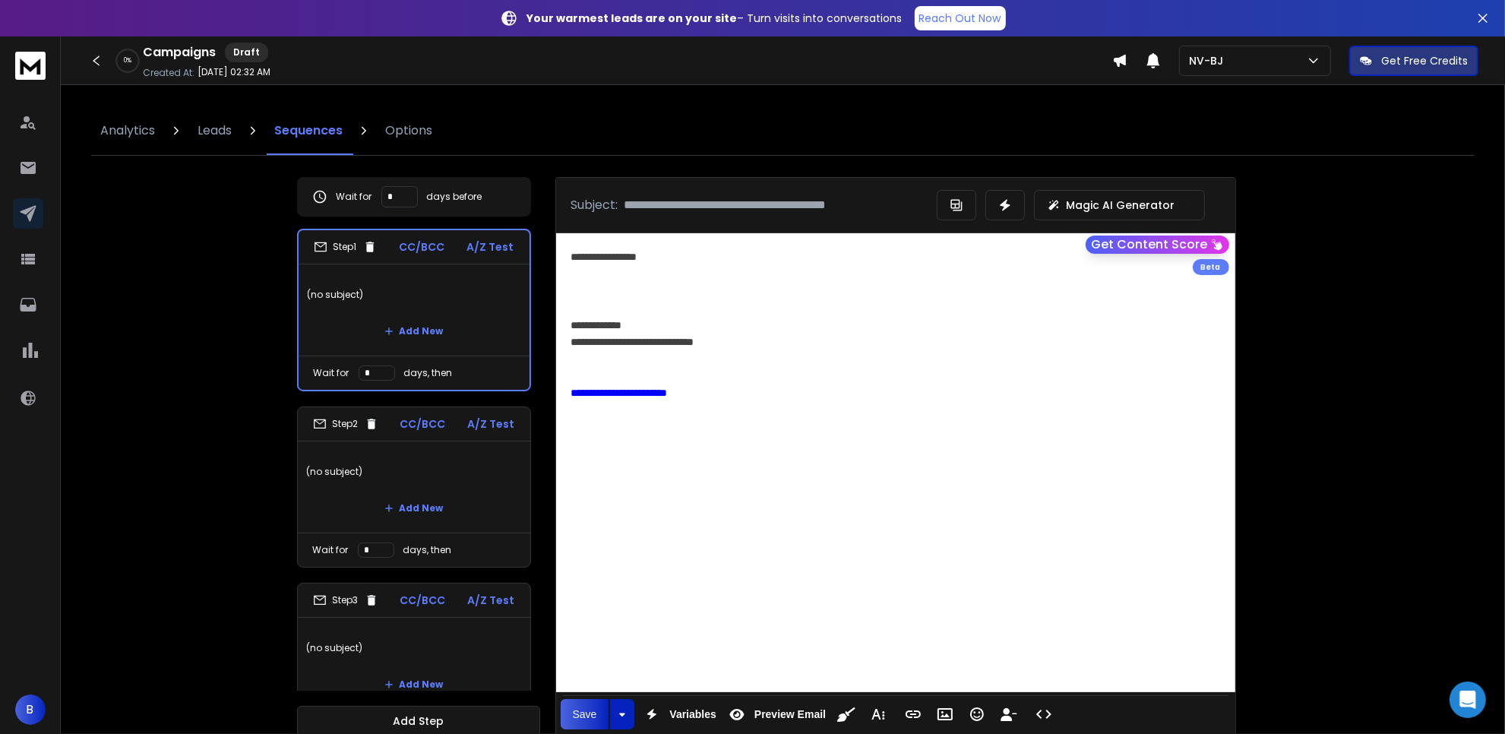
click at [585, 278] on div at bounding box center [895, 273] width 649 height 17
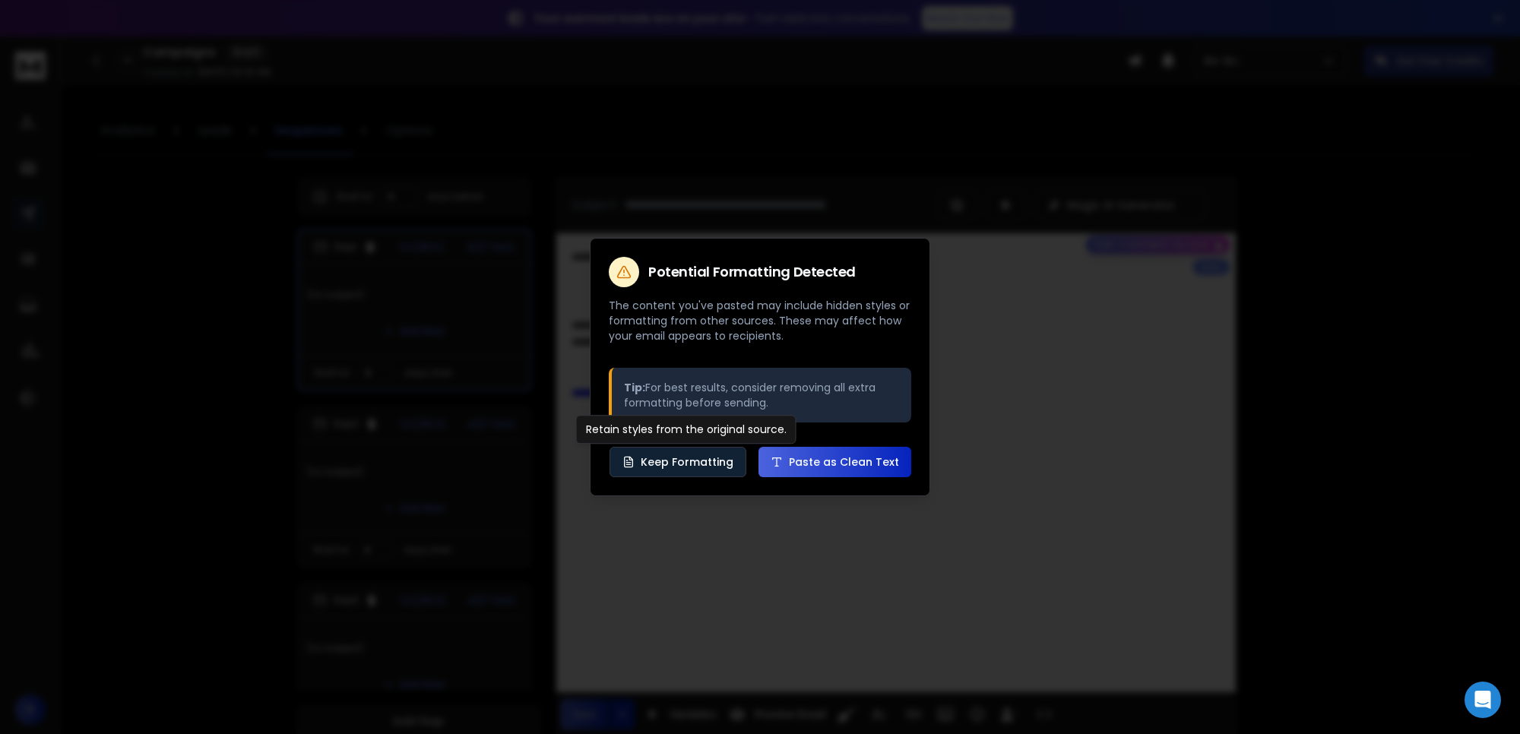
click at [720, 456] on button "Keep Formatting" at bounding box center [677, 462] width 137 height 30
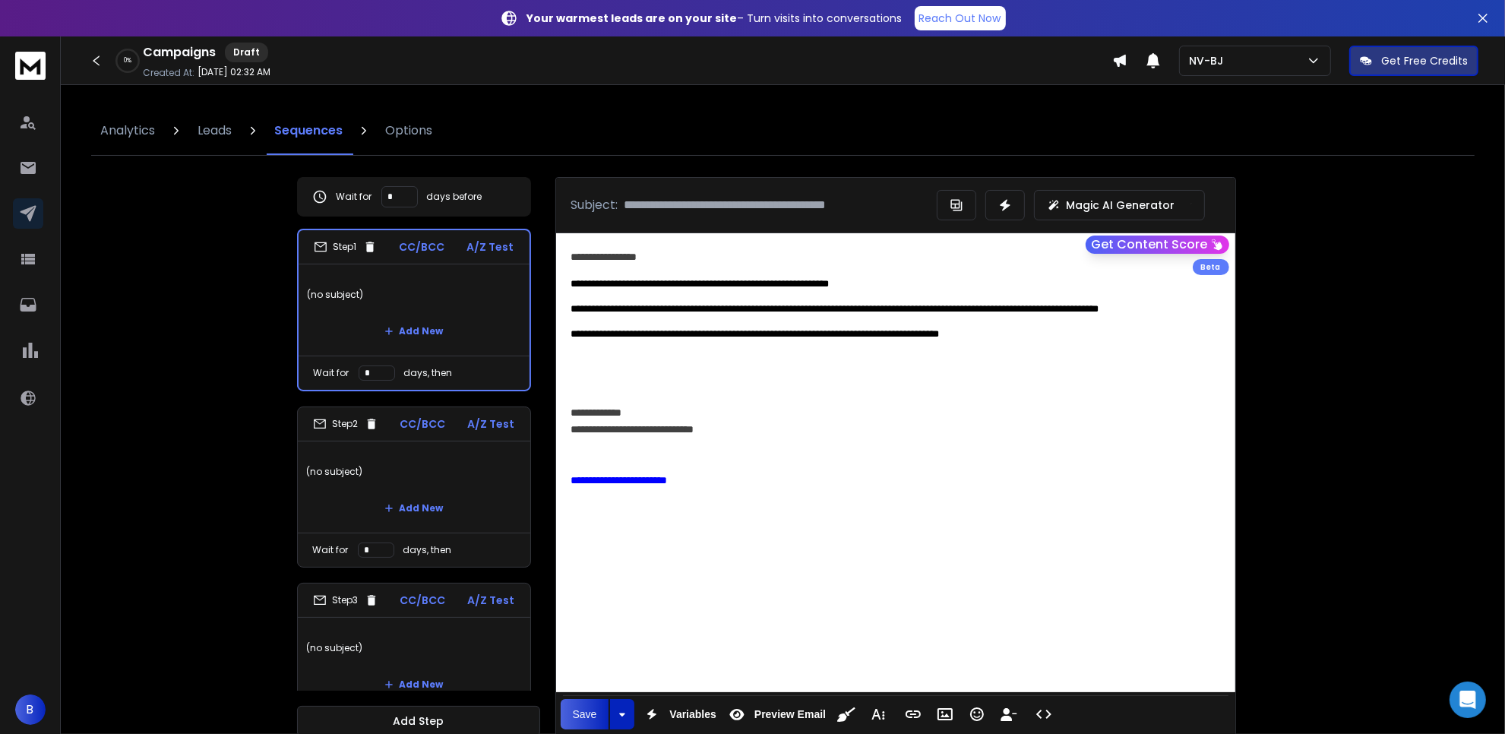
click at [572, 279] on span "**********" at bounding box center [700, 284] width 258 height 10
click at [586, 389] on div at bounding box center [895, 395] width 649 height 17
click at [795, 388] on div "**********" at bounding box center [895, 395] width 648 height 17
drag, startPoint x: 677, startPoint y: 393, endPoint x: 737, endPoint y: 393, distance: 60.0
click at [737, 393] on div "**********" at bounding box center [895, 395] width 648 height 17
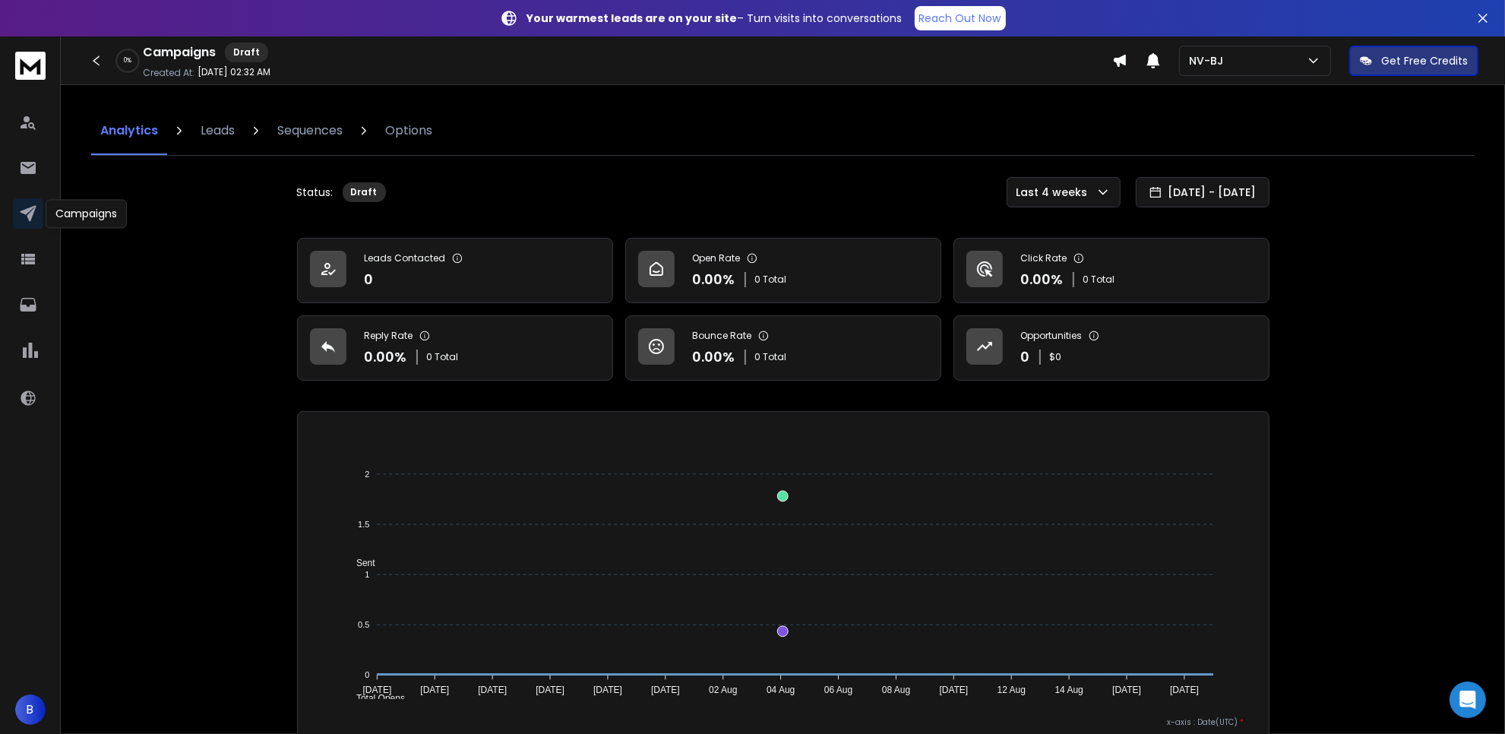
click at [33, 211] on icon at bounding box center [28, 213] width 16 height 16
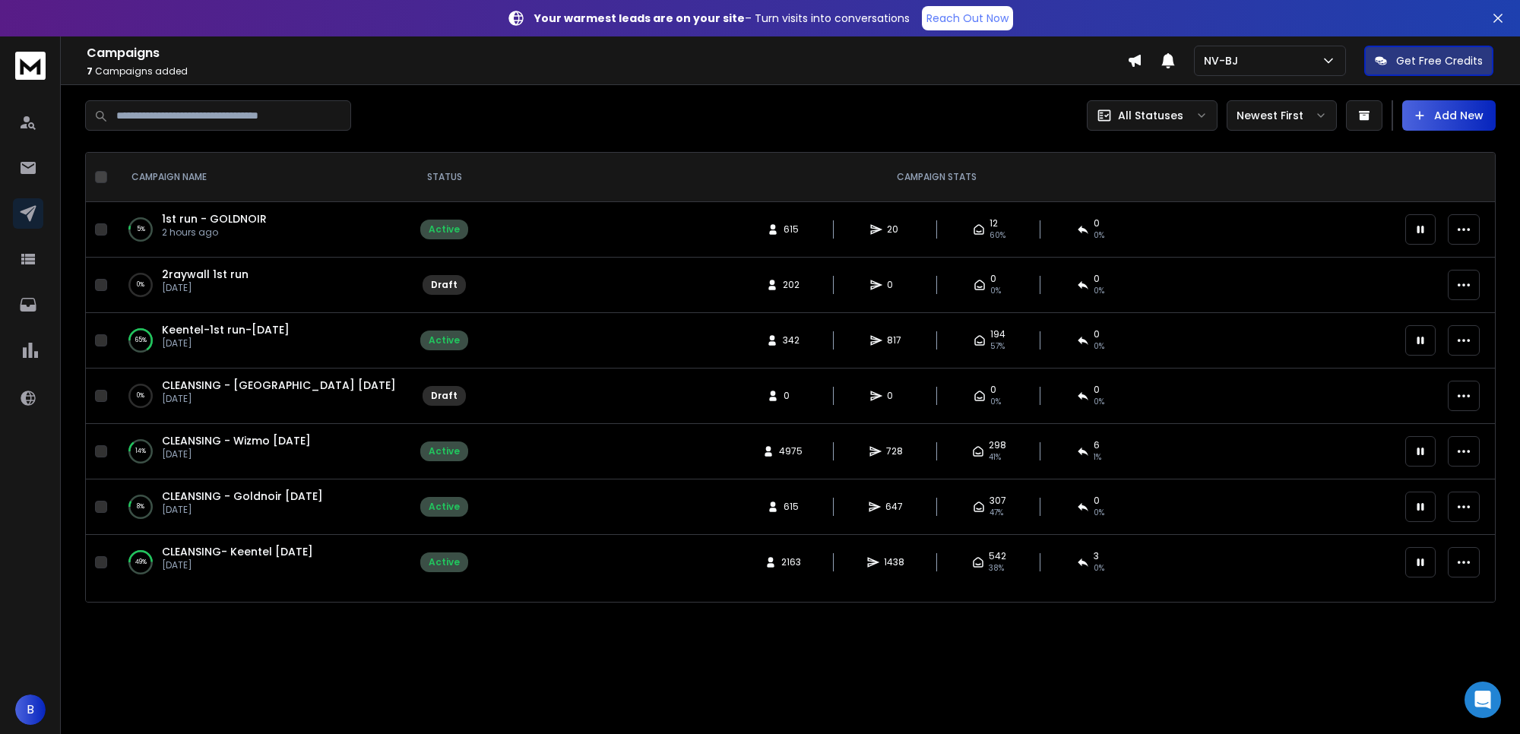
click at [226, 275] on span "2raywall 1st run" at bounding box center [205, 274] width 87 height 15
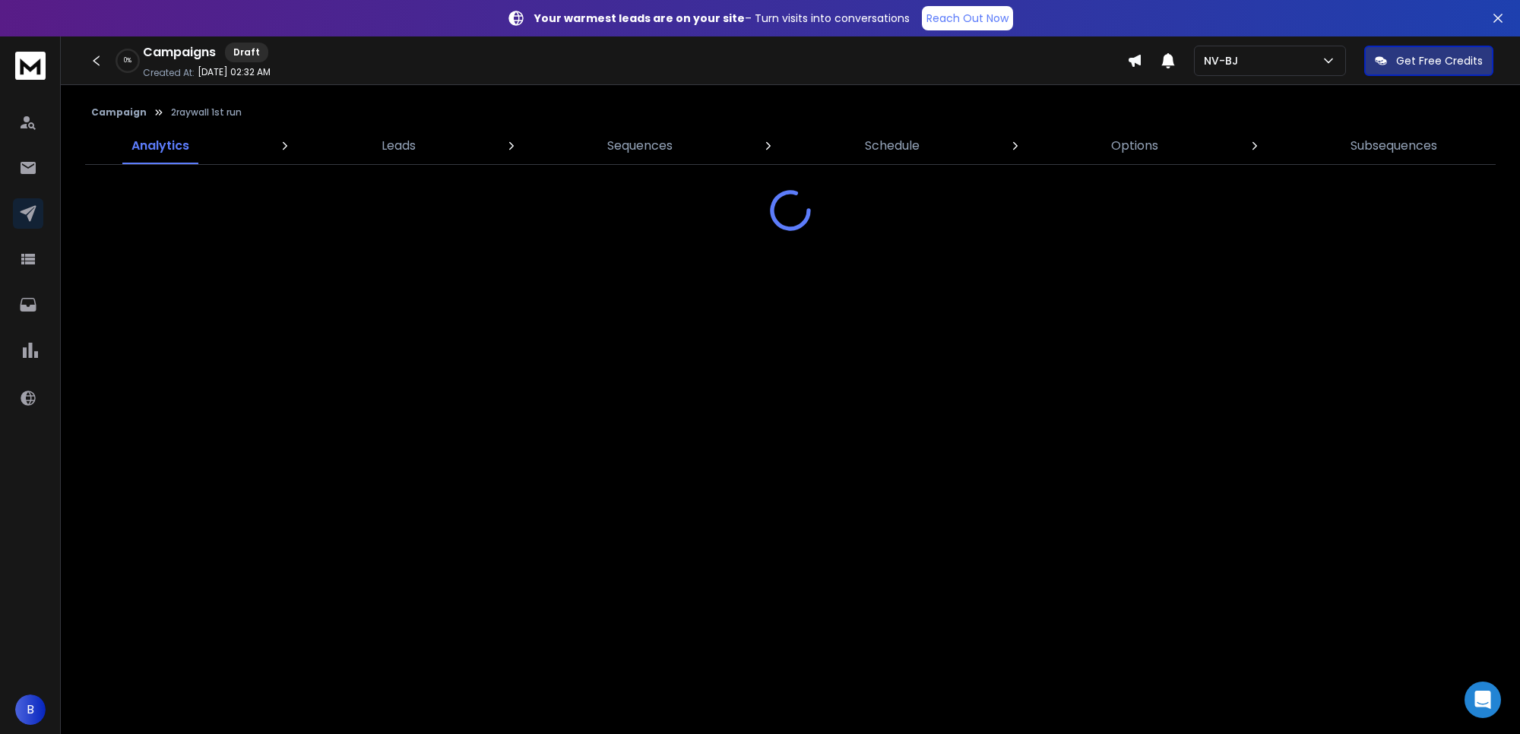
click at [571, 145] on div "Analytics Leads Sequences Schedule Options Subsequences" at bounding box center [784, 146] width 1398 height 36
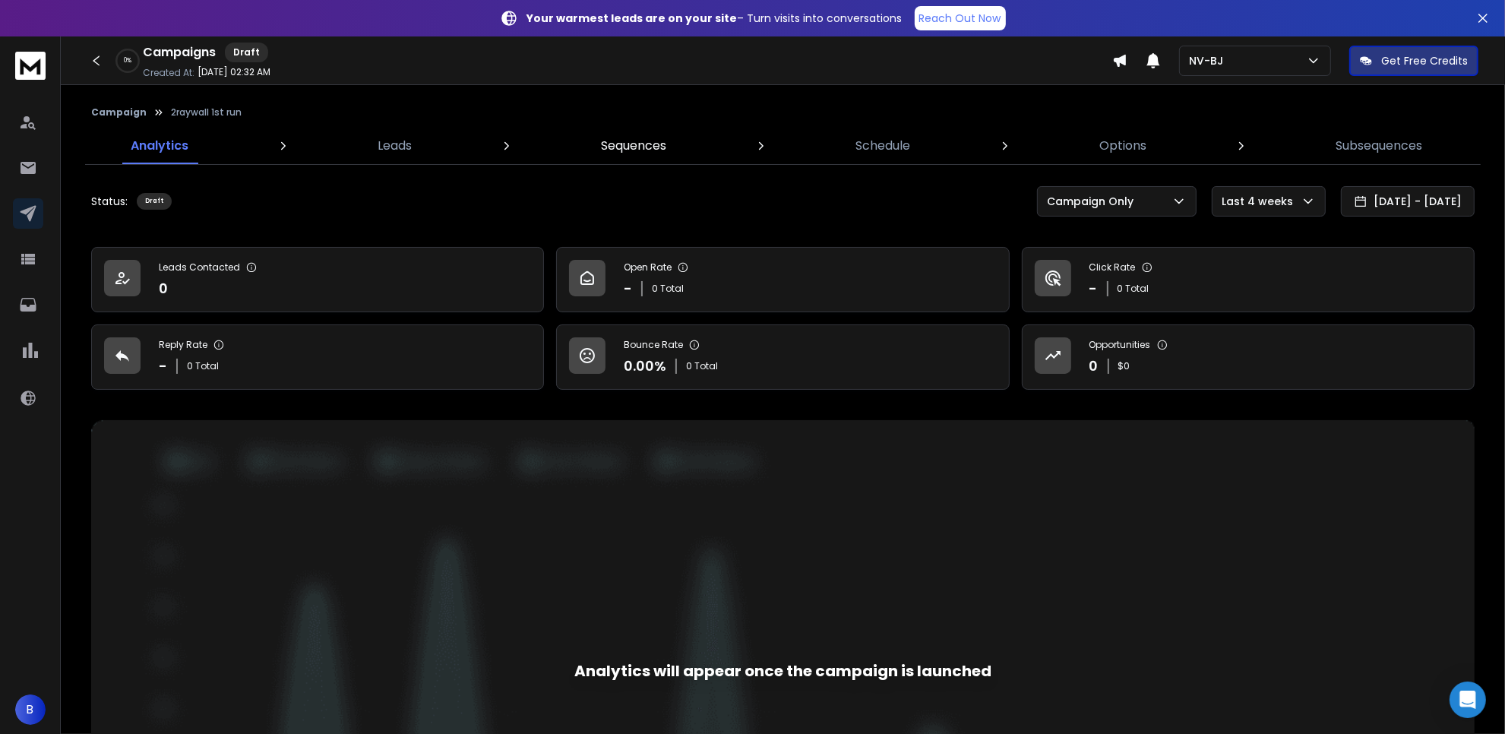
click at [627, 145] on p "Sequences" at bounding box center [633, 146] width 65 height 18
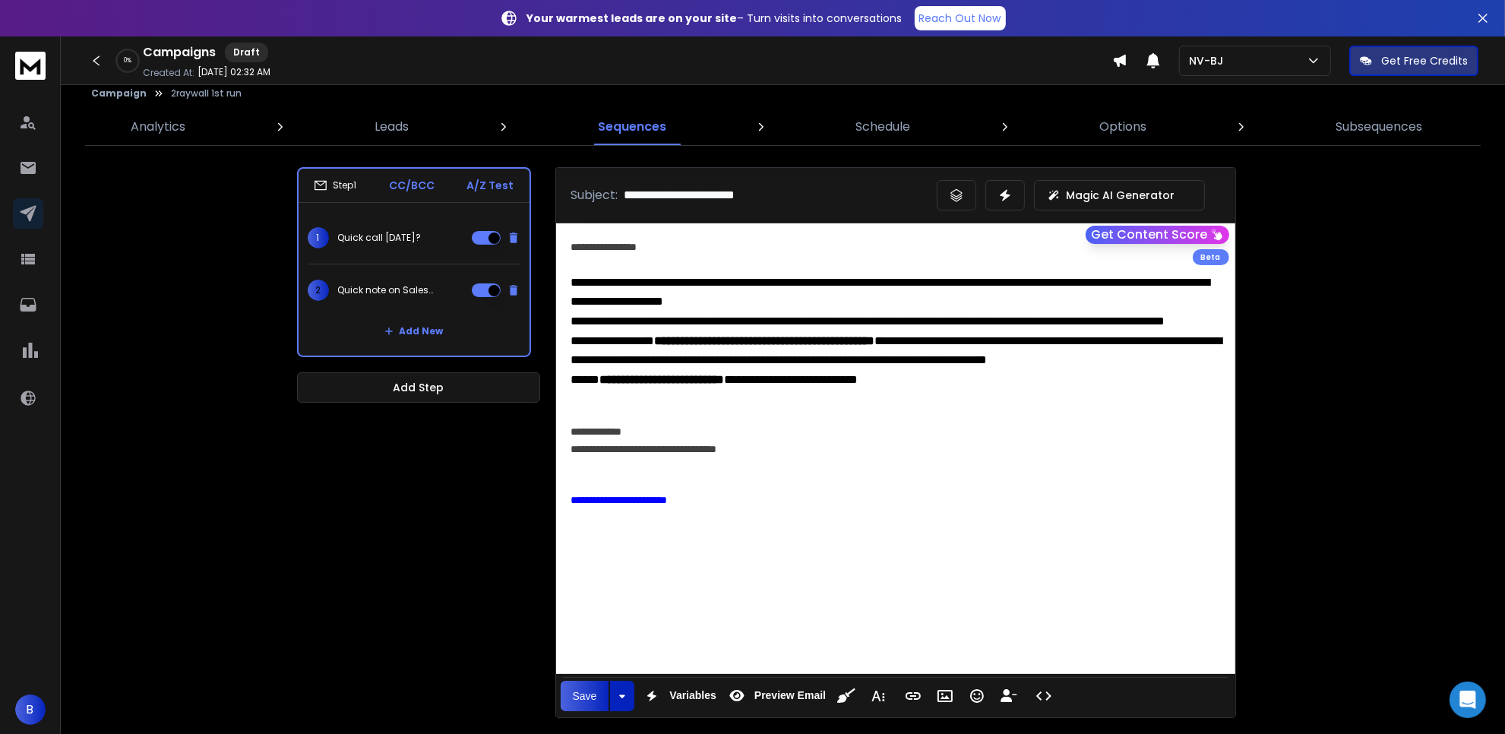
scroll to position [24, 0]
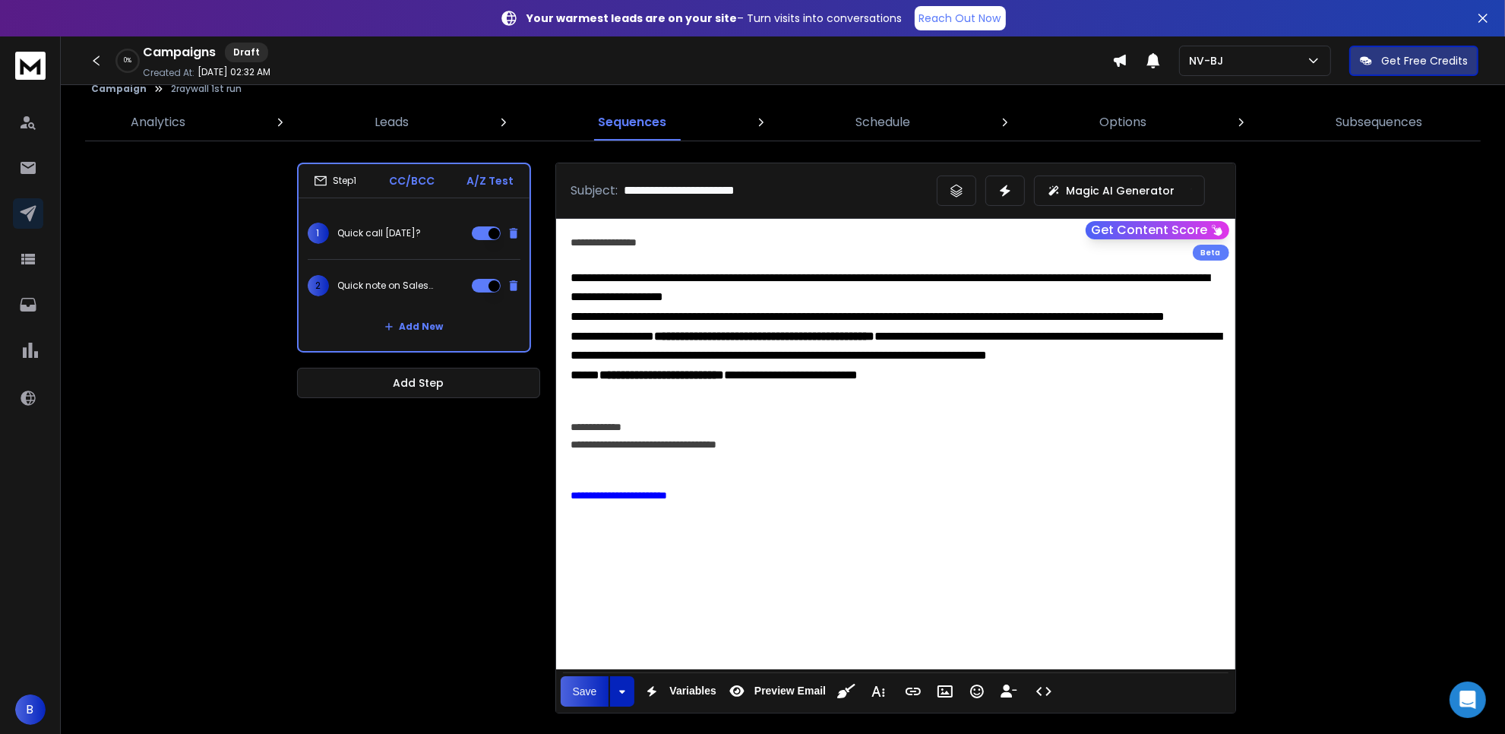
click at [359, 285] on p "Quick note on Salesforce support" at bounding box center [386, 286] width 97 height 12
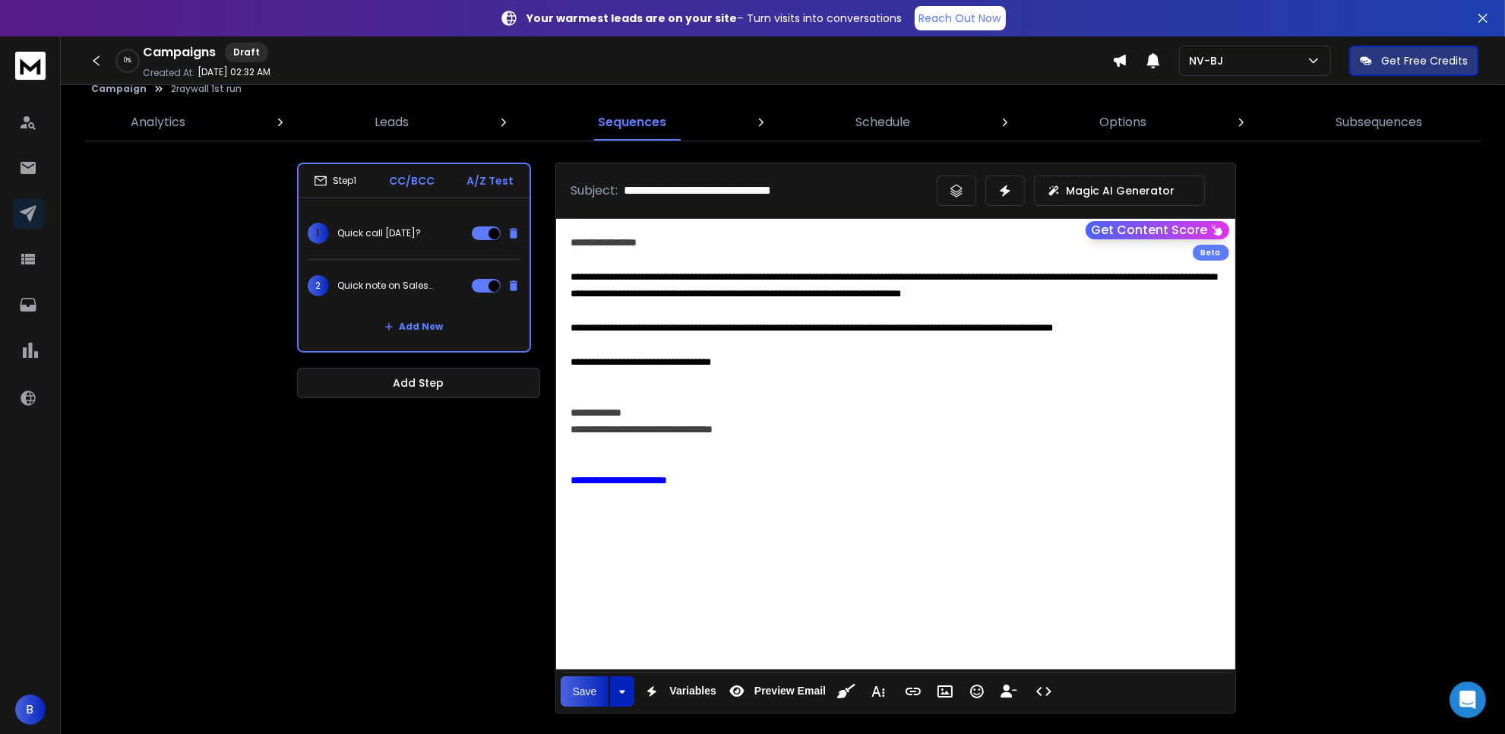
drag, startPoint x: 625, startPoint y: 186, endPoint x: 831, endPoint y: 205, distance: 206.8
click at [831, 205] on div "**********" at bounding box center [895, 190] width 679 height 55
paste input "**********"
click at [876, 190] on input "**********" at bounding box center [772, 191] width 295 height 18
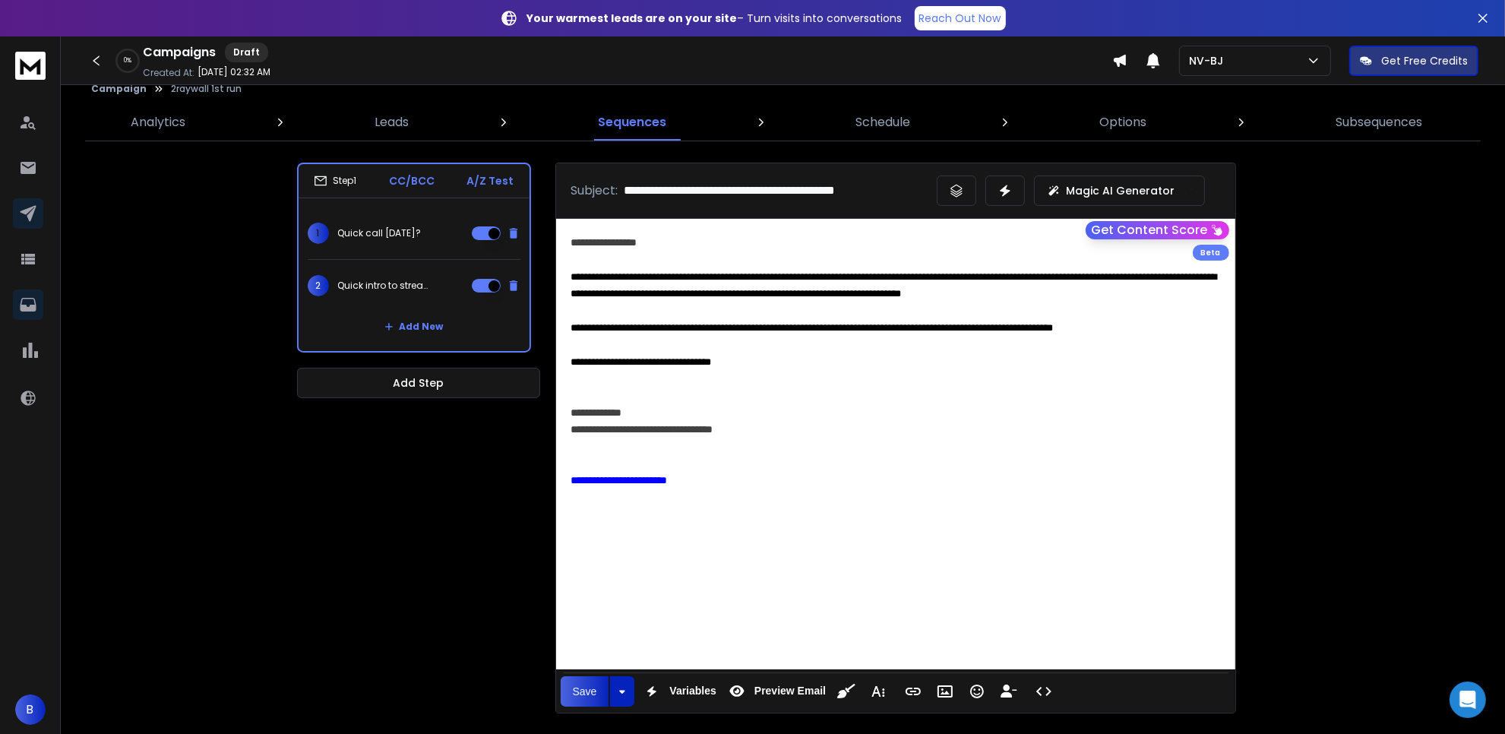
type input "**********"
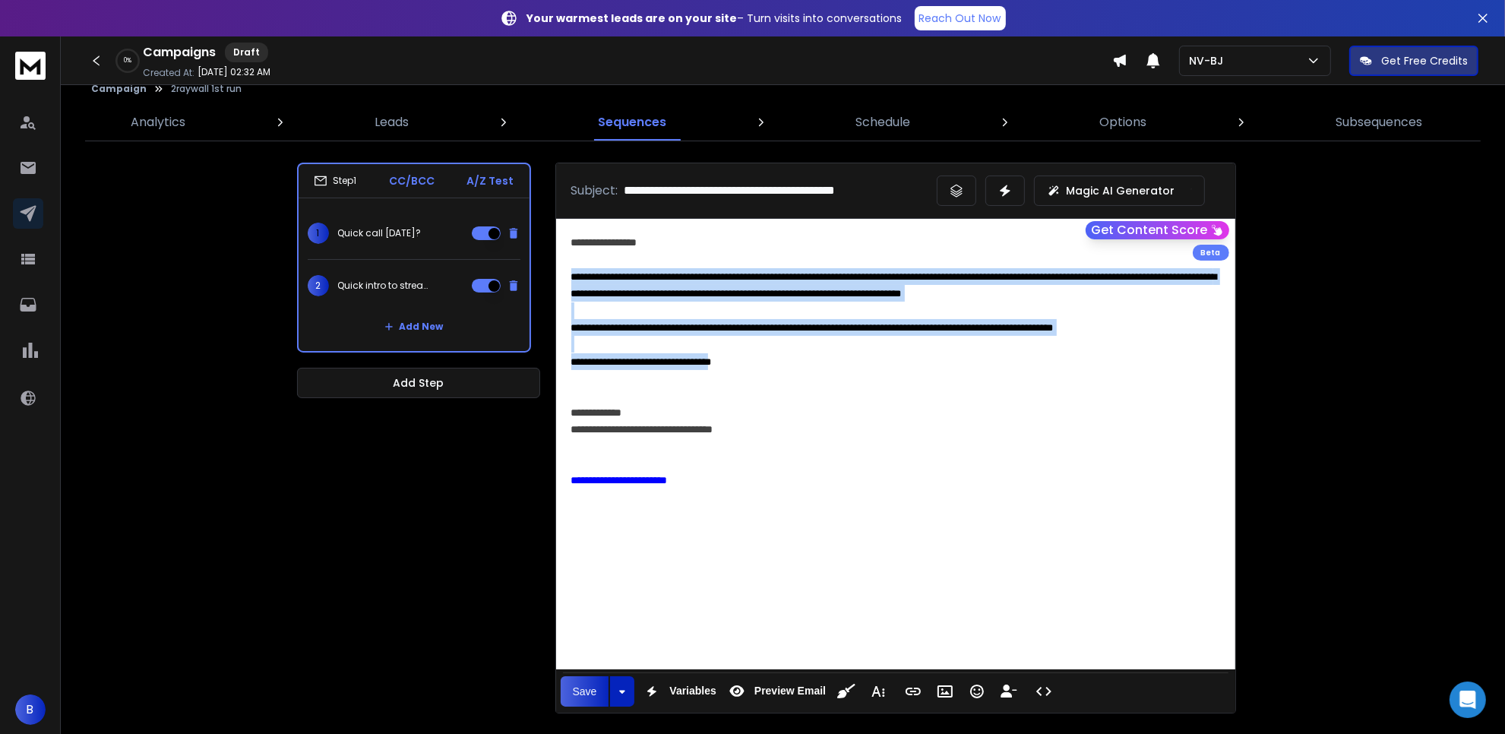
drag, startPoint x: 571, startPoint y: 272, endPoint x: 733, endPoint y: 359, distance: 184.6
click at [733, 359] on b "**********" at bounding box center [895, 310] width 649 height 119
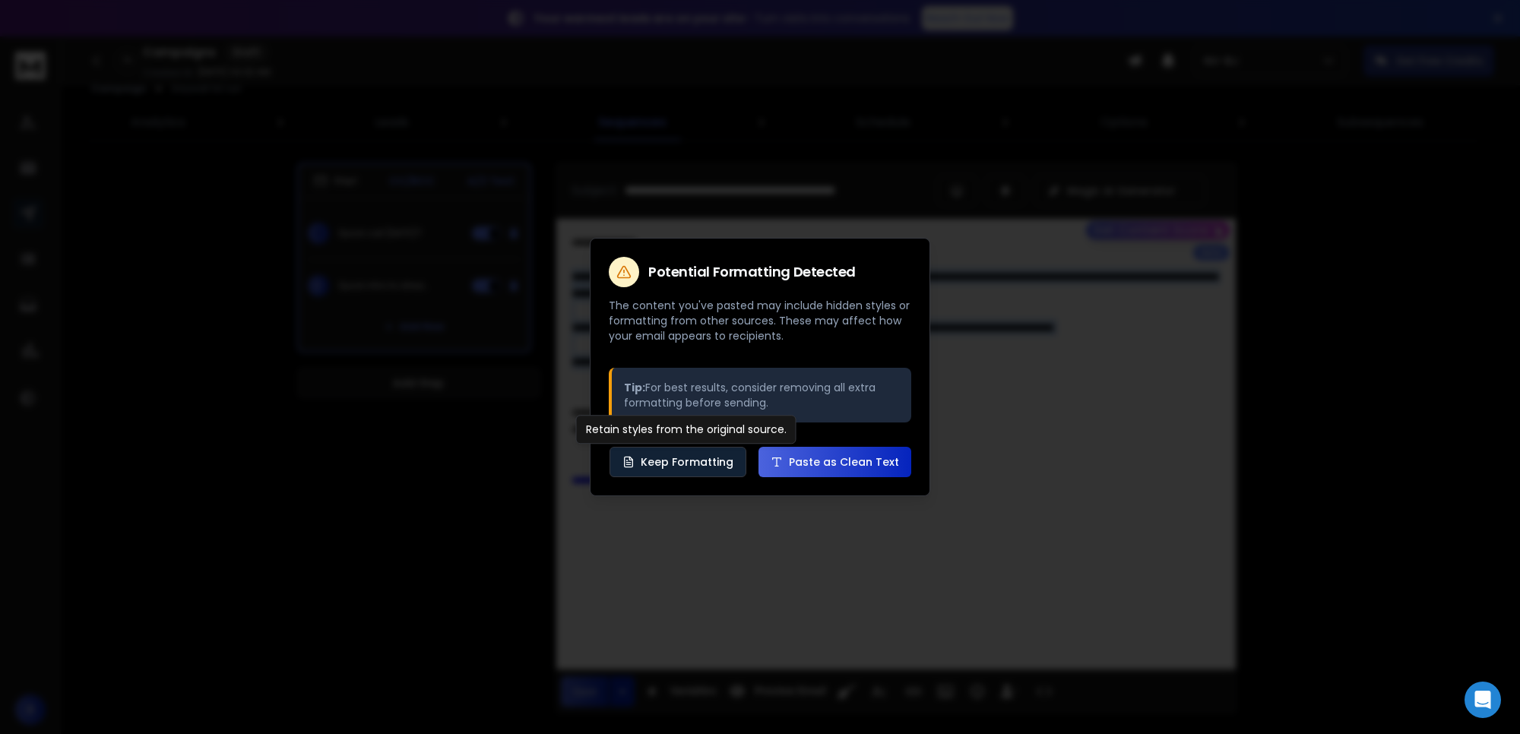
click at [715, 453] on button "Keep Formatting" at bounding box center [677, 462] width 137 height 30
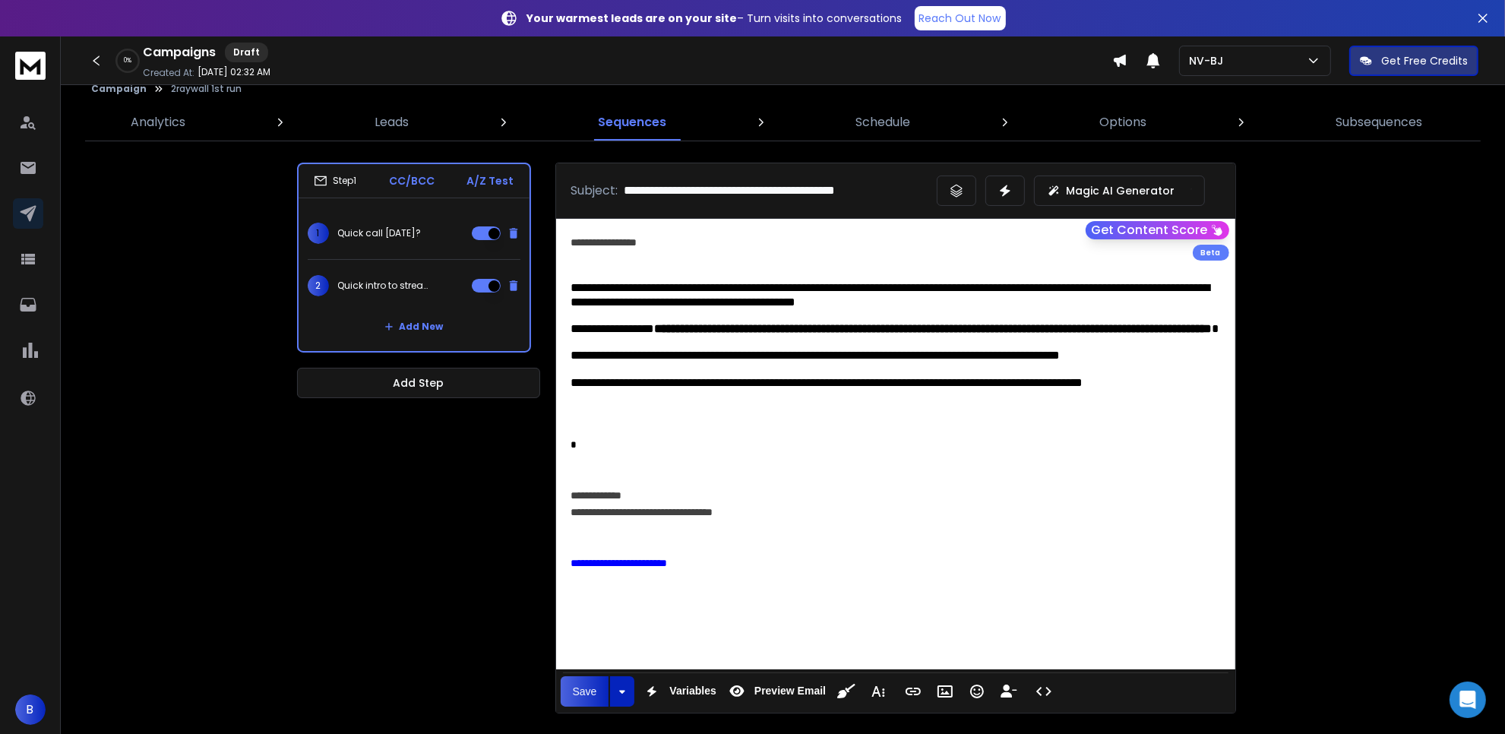
drag, startPoint x: 784, startPoint y: 469, endPoint x: 761, endPoint y: 470, distance: 22.8
click at [771, 470] on div at bounding box center [895, 461] width 649 height 17
click at [571, 470] on div at bounding box center [895, 461] width 649 height 17
click at [585, 435] on div at bounding box center [895, 427] width 649 height 17
drag, startPoint x: 574, startPoint y: 272, endPoint x: 591, endPoint y: 277, distance: 18.3
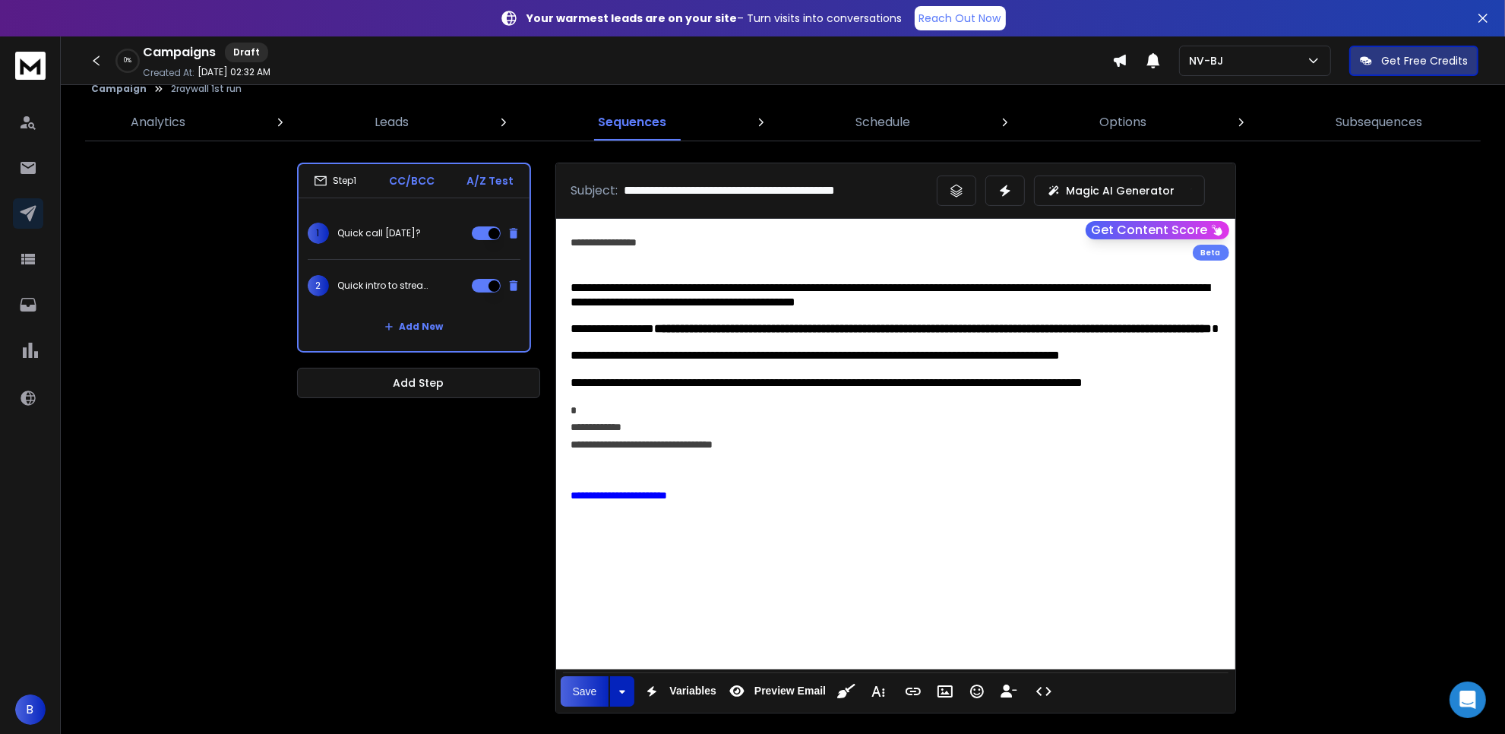
click at [574, 274] on div "**********" at bounding box center [895, 320] width 649 height 138
click at [570, 283] on div "**********" at bounding box center [895, 439] width 679 height 441
click at [586, 271] on div "**********" at bounding box center [895, 320] width 649 height 138
click at [579, 263] on div at bounding box center [895, 259] width 649 height 17
click at [574, 272] on div "**********" at bounding box center [895, 320] width 649 height 138
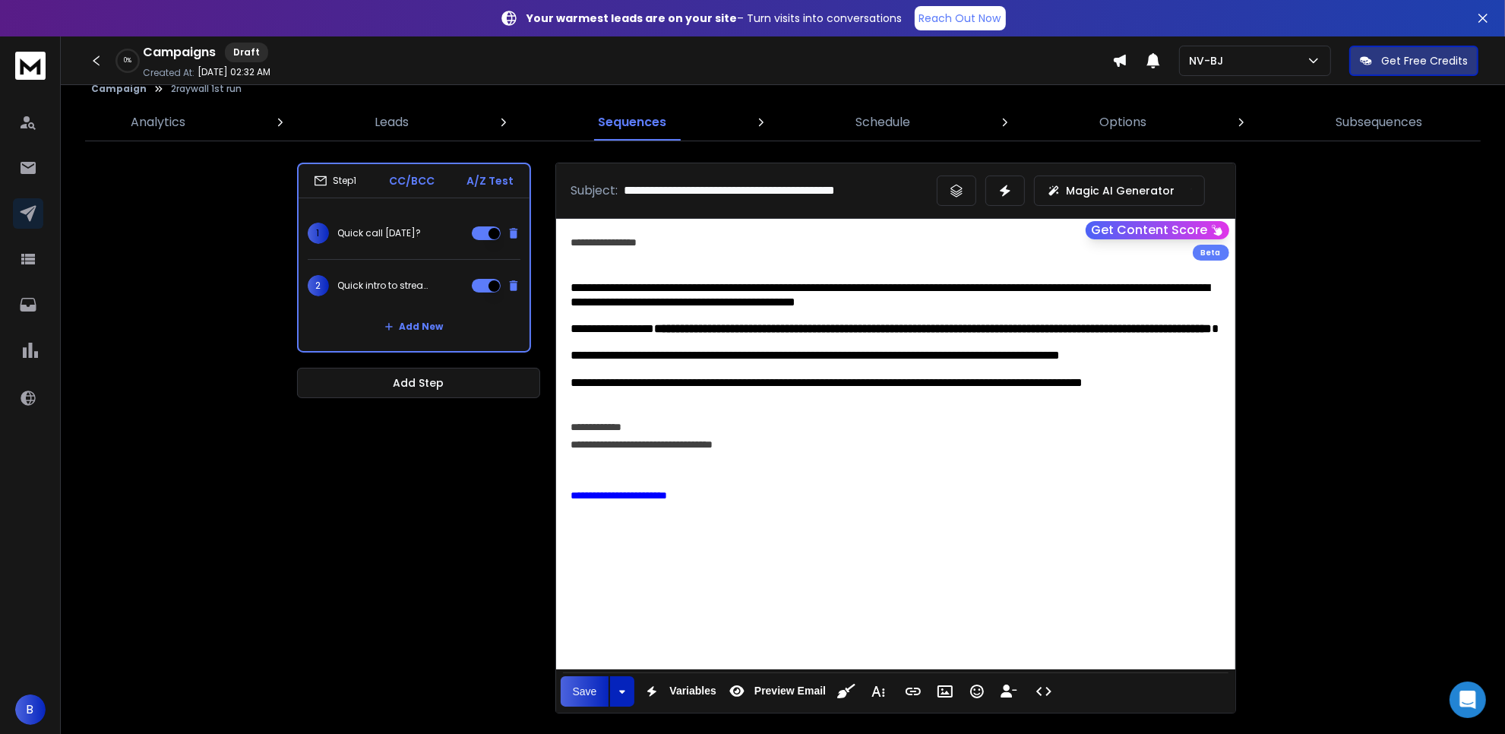
click at [574, 267] on div at bounding box center [895, 259] width 649 height 17
click at [673, 252] on div at bounding box center [895, 259] width 649 height 17
click at [812, 453] on div "**********" at bounding box center [895, 444] width 648 height 17
click at [583, 237] on div "**********" at bounding box center [895, 242] width 648 height 17
click at [566, 236] on div "**********" at bounding box center [895, 439] width 679 height 441
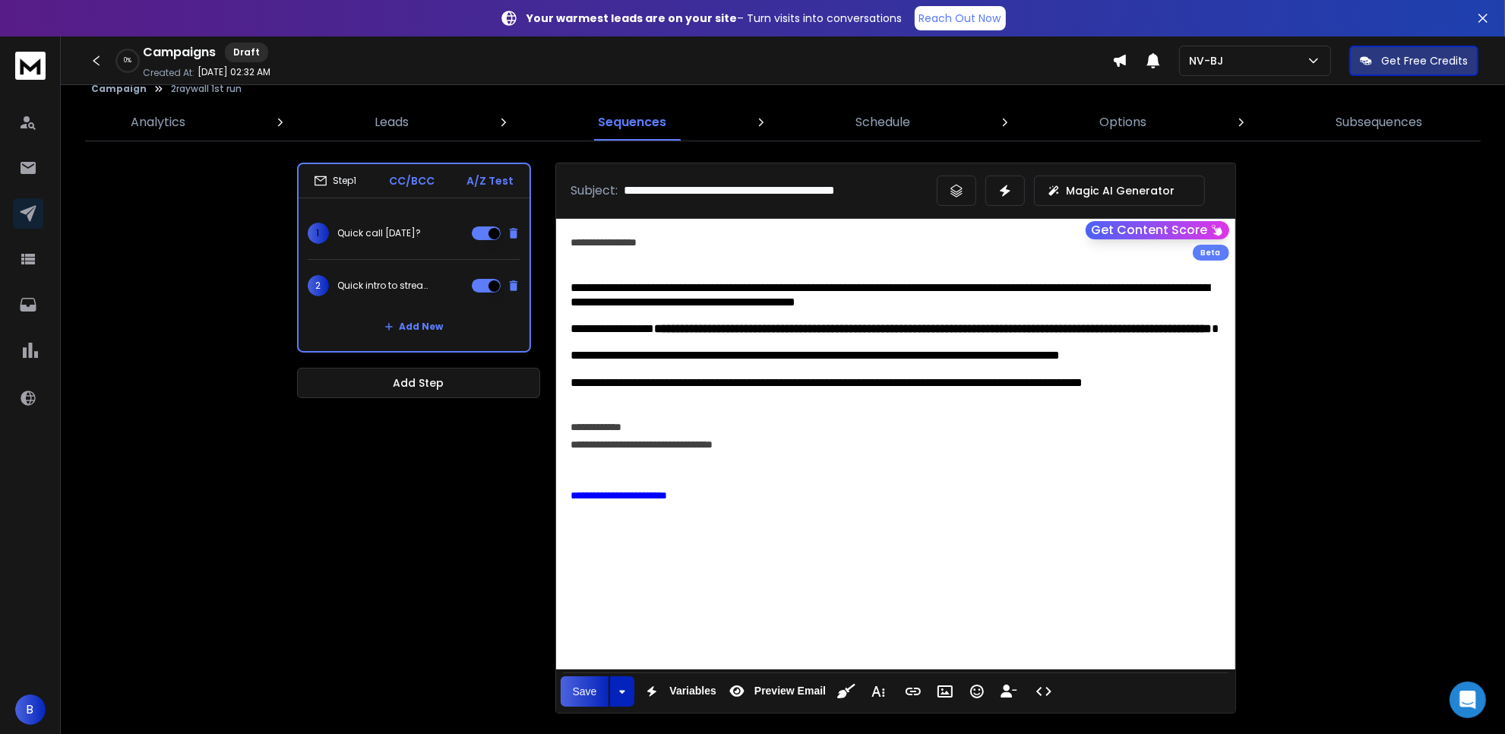
click at [750, 361] on span "**********" at bounding box center [815, 355] width 489 height 11
click at [770, 388] on b "**********" at bounding box center [895, 334] width 649 height 109
drag, startPoint x: 761, startPoint y: 388, endPoint x: 700, endPoint y: 439, distance: 79.9
click at [761, 388] on b "**********" at bounding box center [895, 334] width 649 height 109
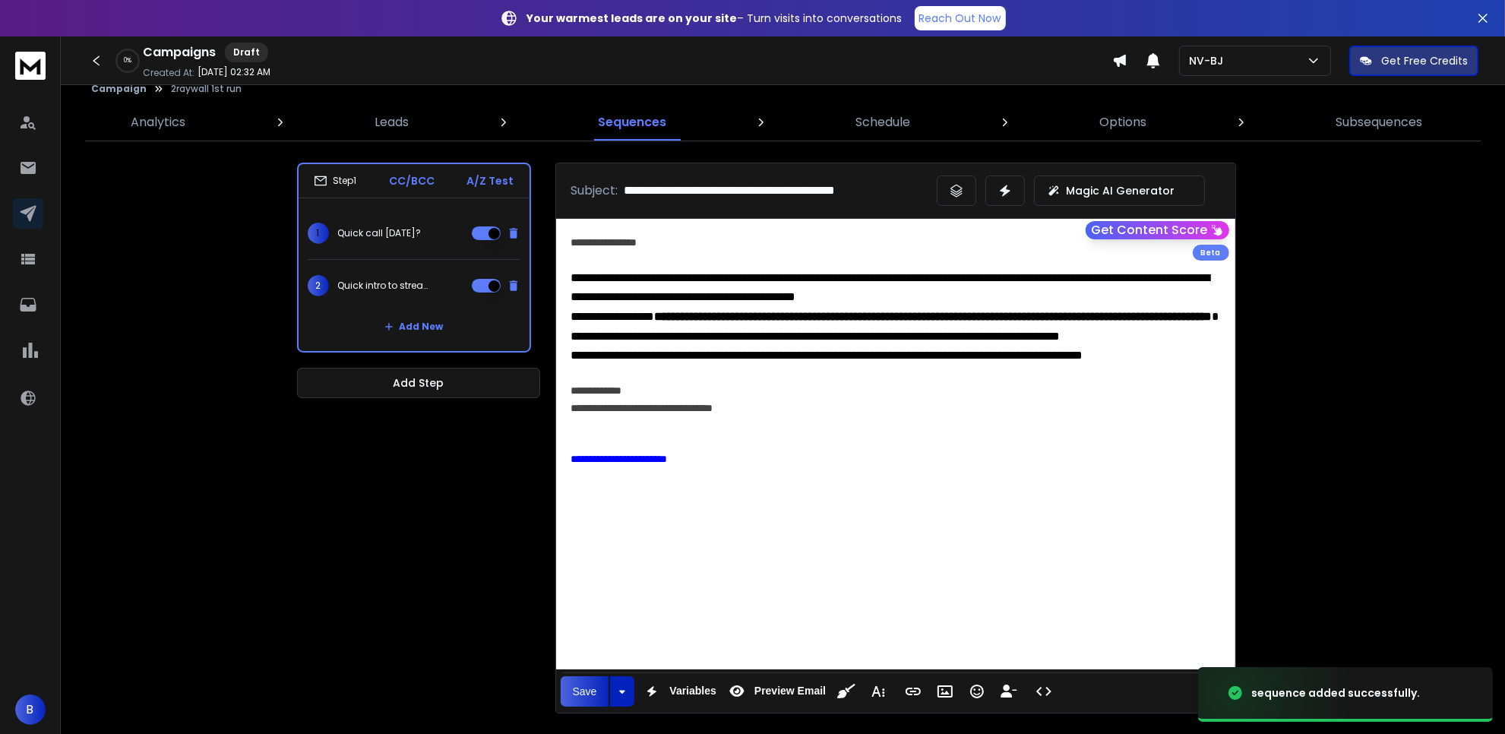
click at [391, 282] on p "Quick intro to streamline your crew management" at bounding box center [386, 286] width 97 height 12
click at [394, 233] on p "Quick call [DATE]?" at bounding box center [380, 233] width 84 height 12
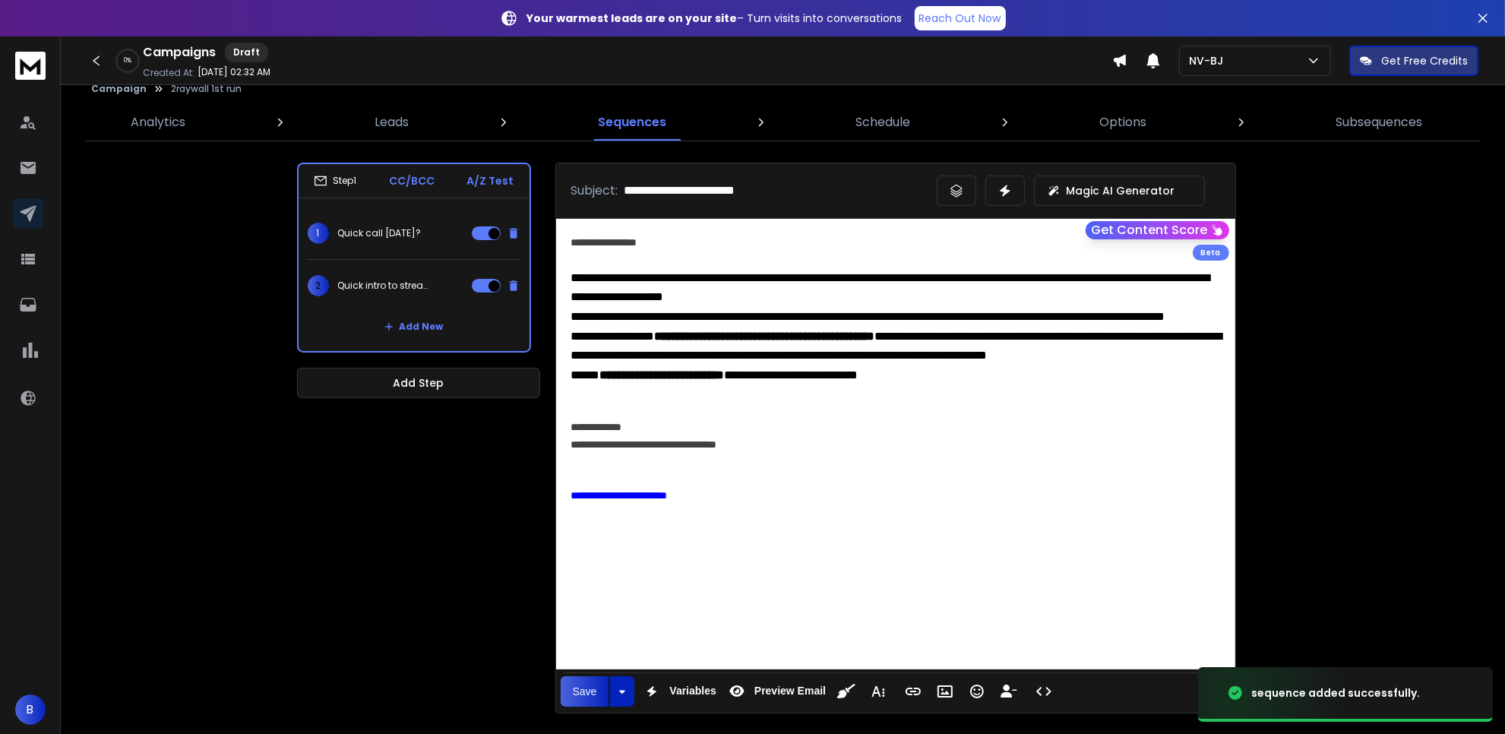
click at [397, 275] on div "2 Quick intro to streamline your crew management" at bounding box center [372, 285] width 128 height 21
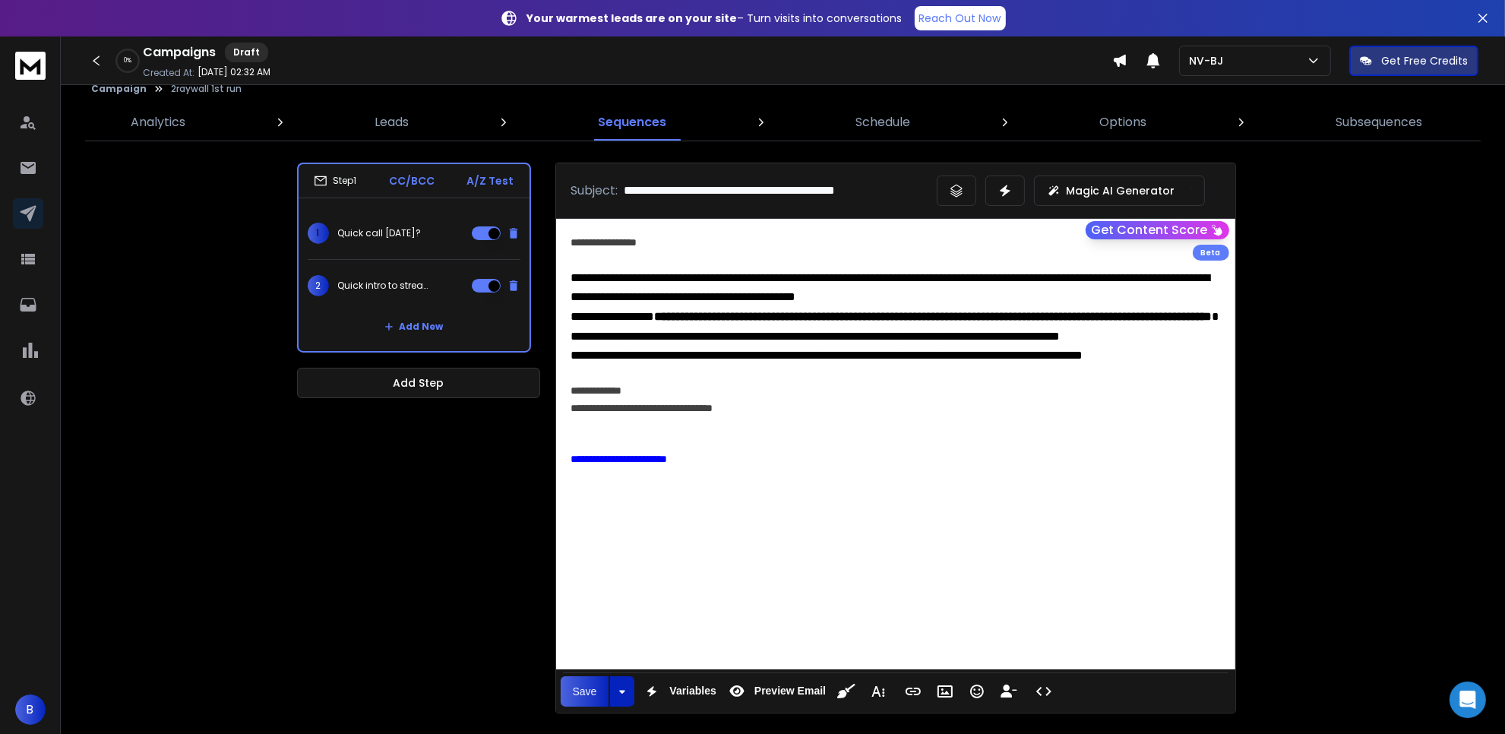
click at [404, 234] on p "Quick call [DATE]?" at bounding box center [380, 233] width 84 height 12
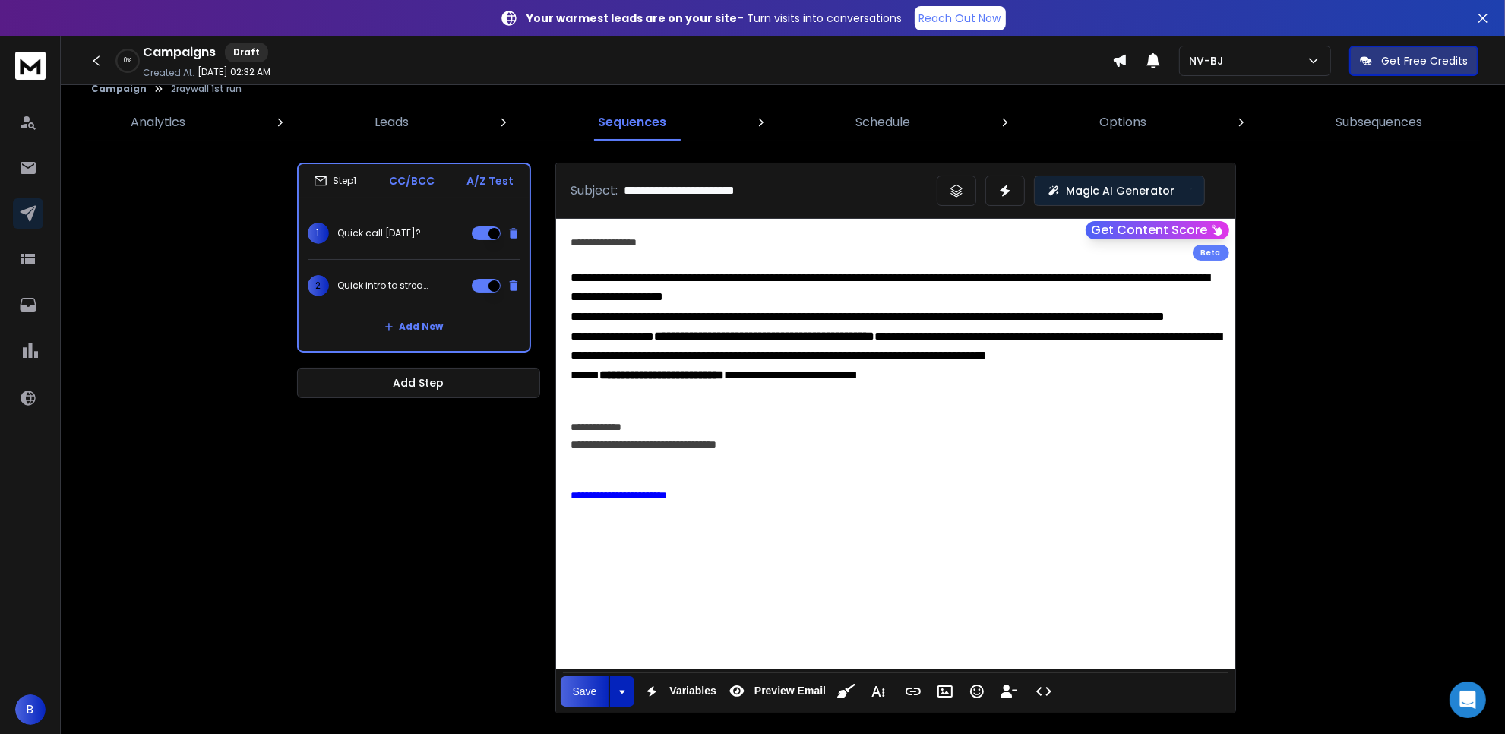
drag, startPoint x: 1142, startPoint y: 188, endPoint x: 1085, endPoint y: 195, distance: 57.4
click at [1141, 188] on p "Magic AI Generator" at bounding box center [1121, 190] width 109 height 15
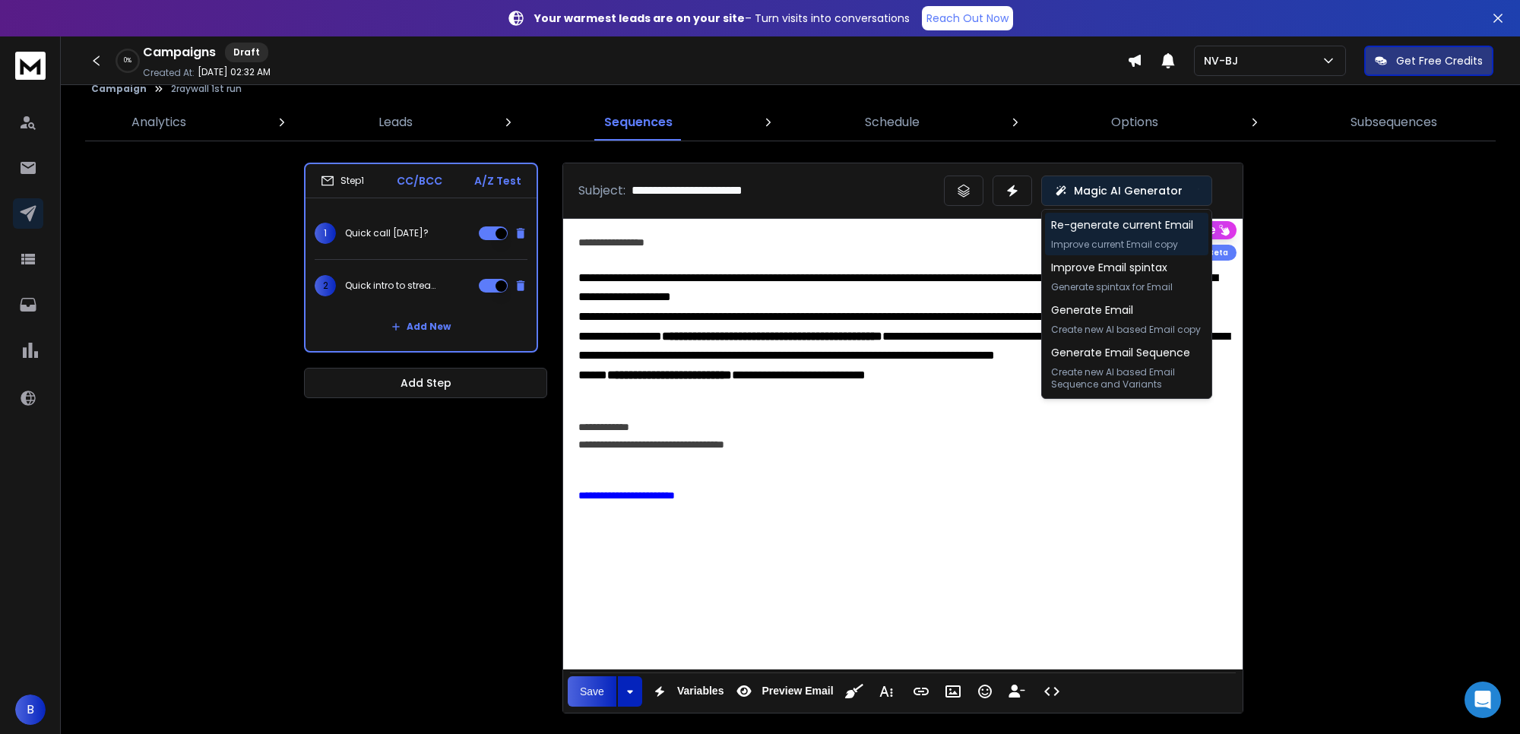
click at [1198, 186] on icon "button" at bounding box center [1199, 189] width 2 height 12
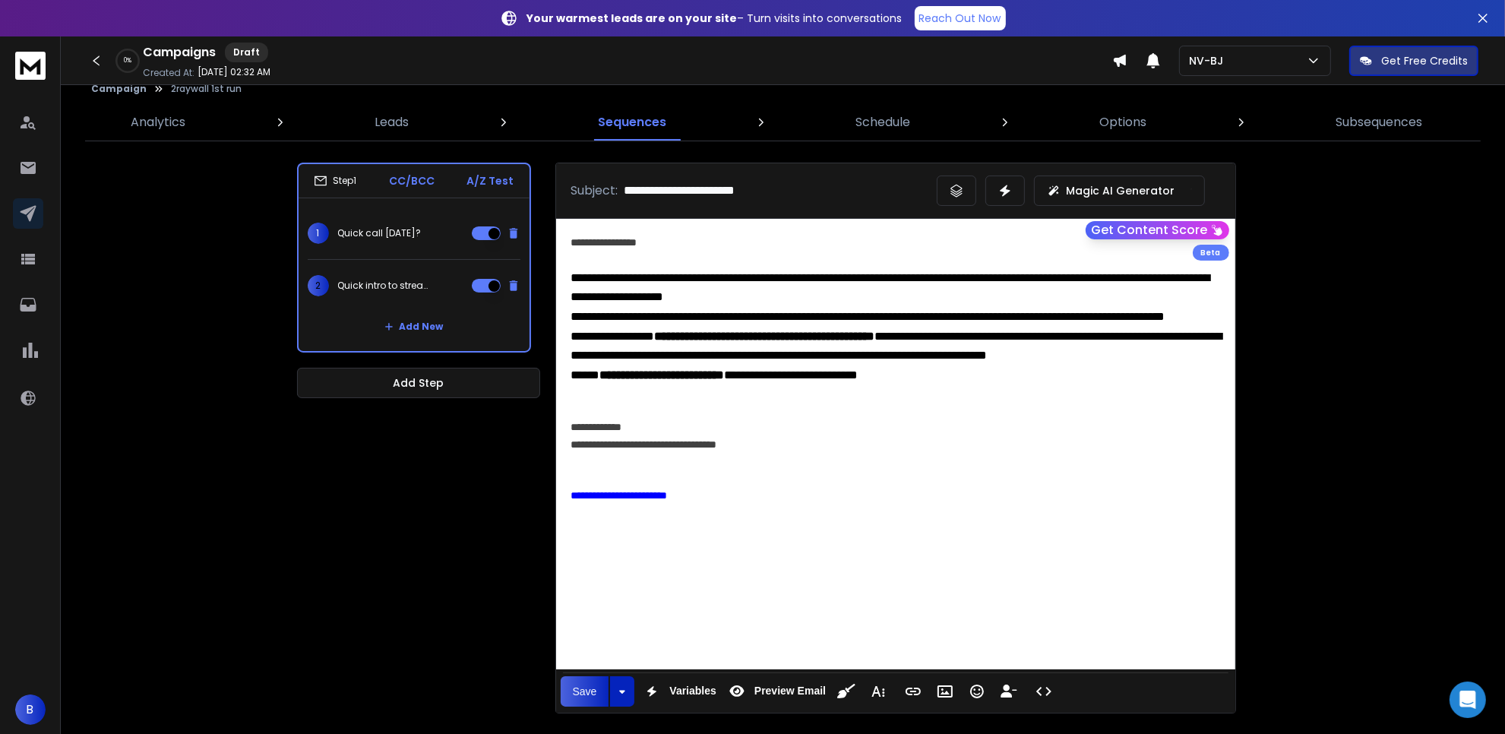
click at [373, 280] on p "Quick intro to streamline your crew management" at bounding box center [386, 286] width 97 height 12
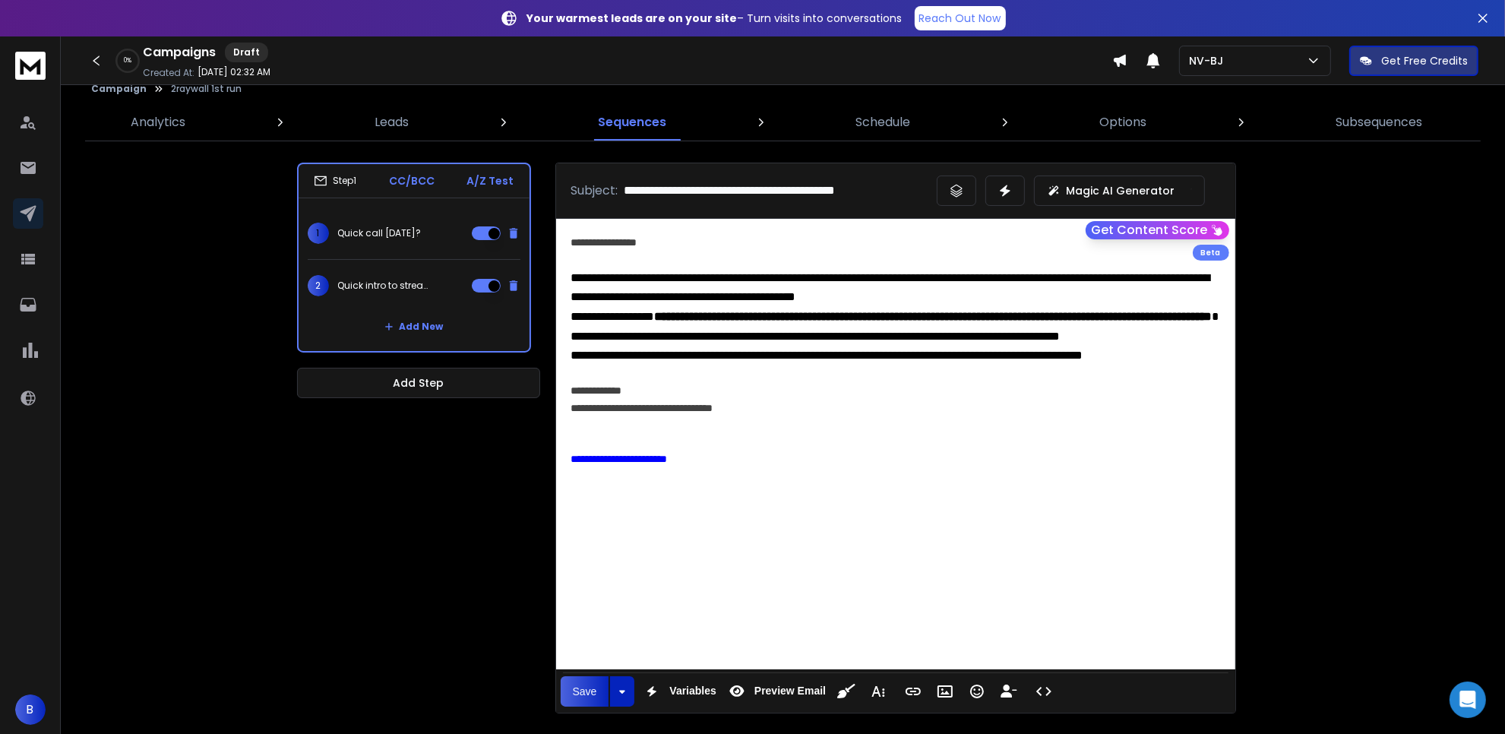
click at [369, 227] on p "Quick call [DATE]?" at bounding box center [380, 233] width 84 height 12
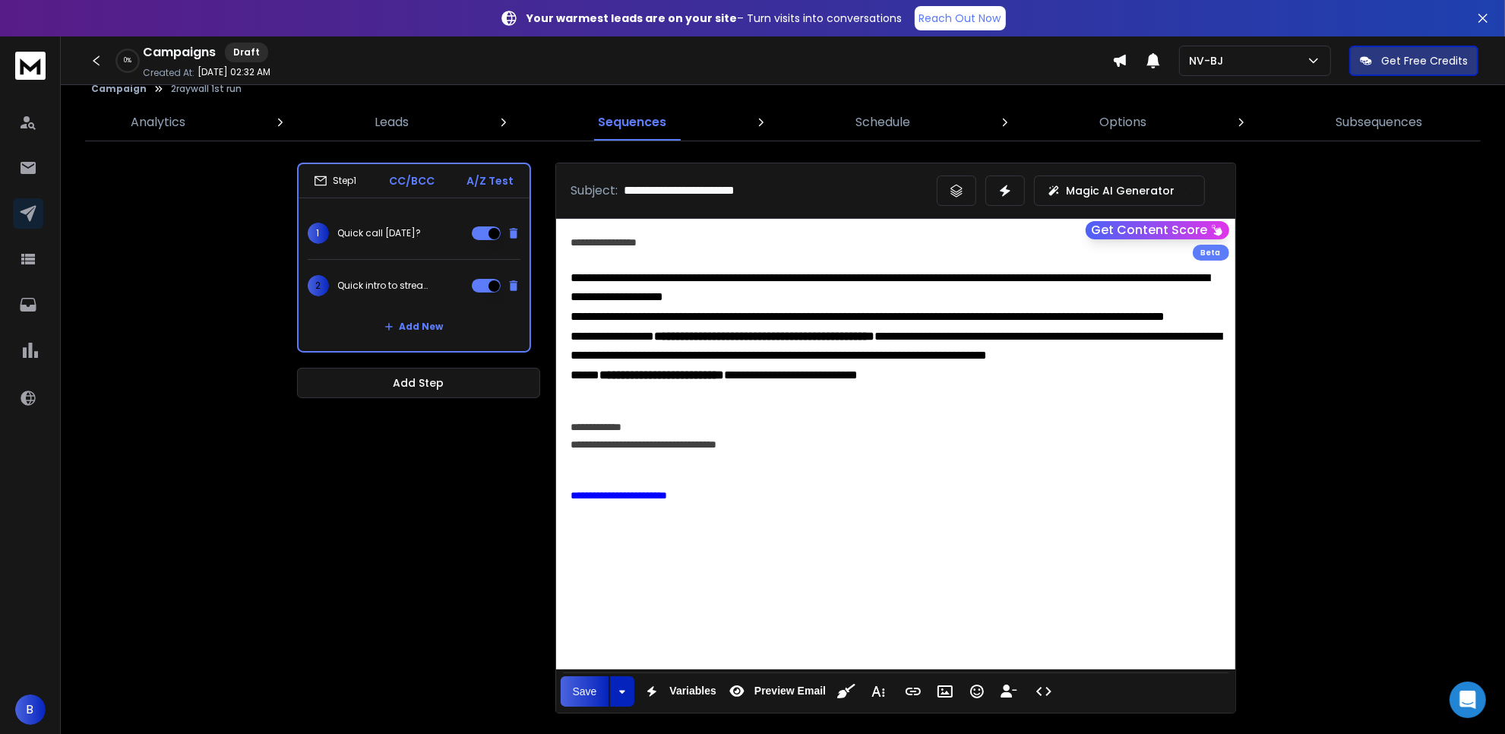
click at [361, 282] on p "Quick intro to streamline your crew management" at bounding box center [386, 286] width 97 height 12
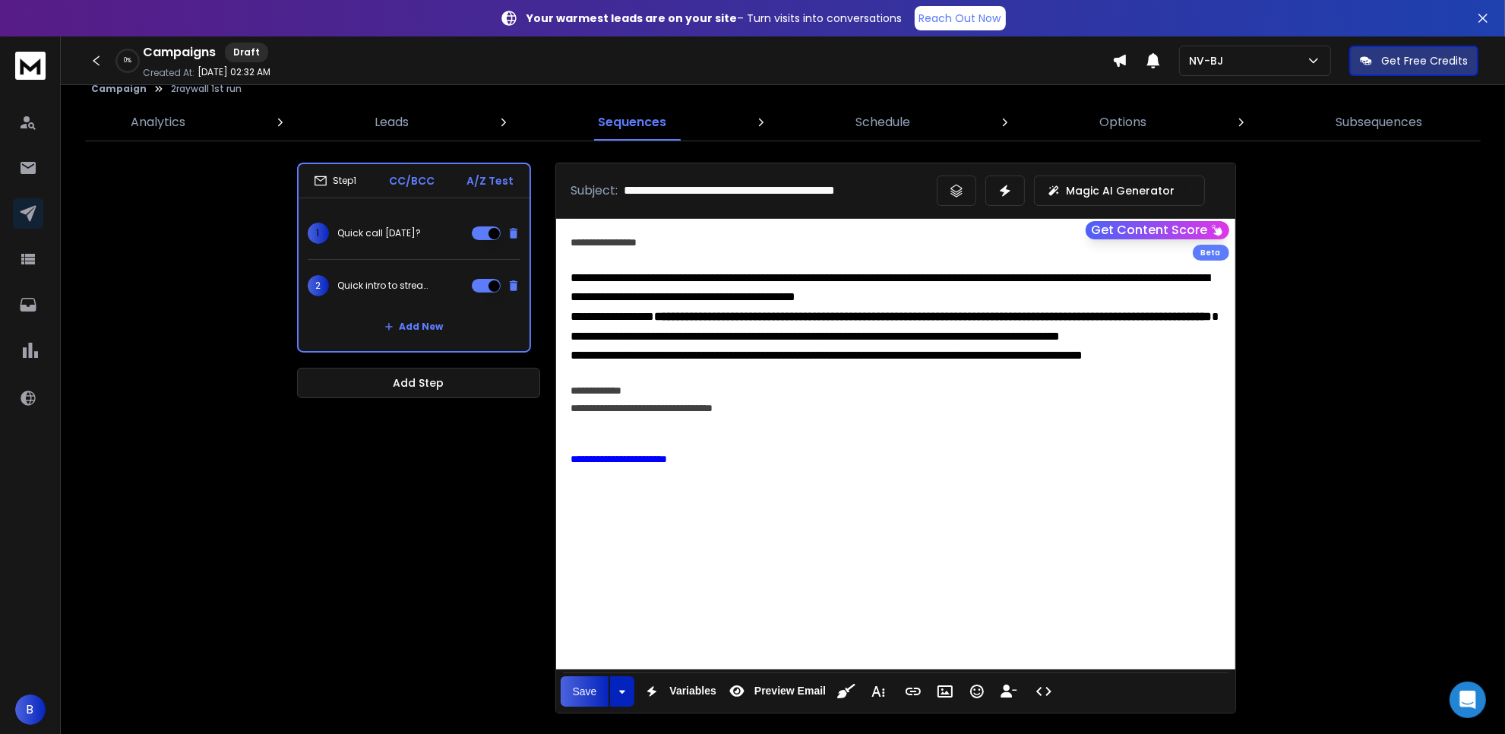
click at [572, 317] on span "**********" at bounding box center [613, 316] width 84 height 11
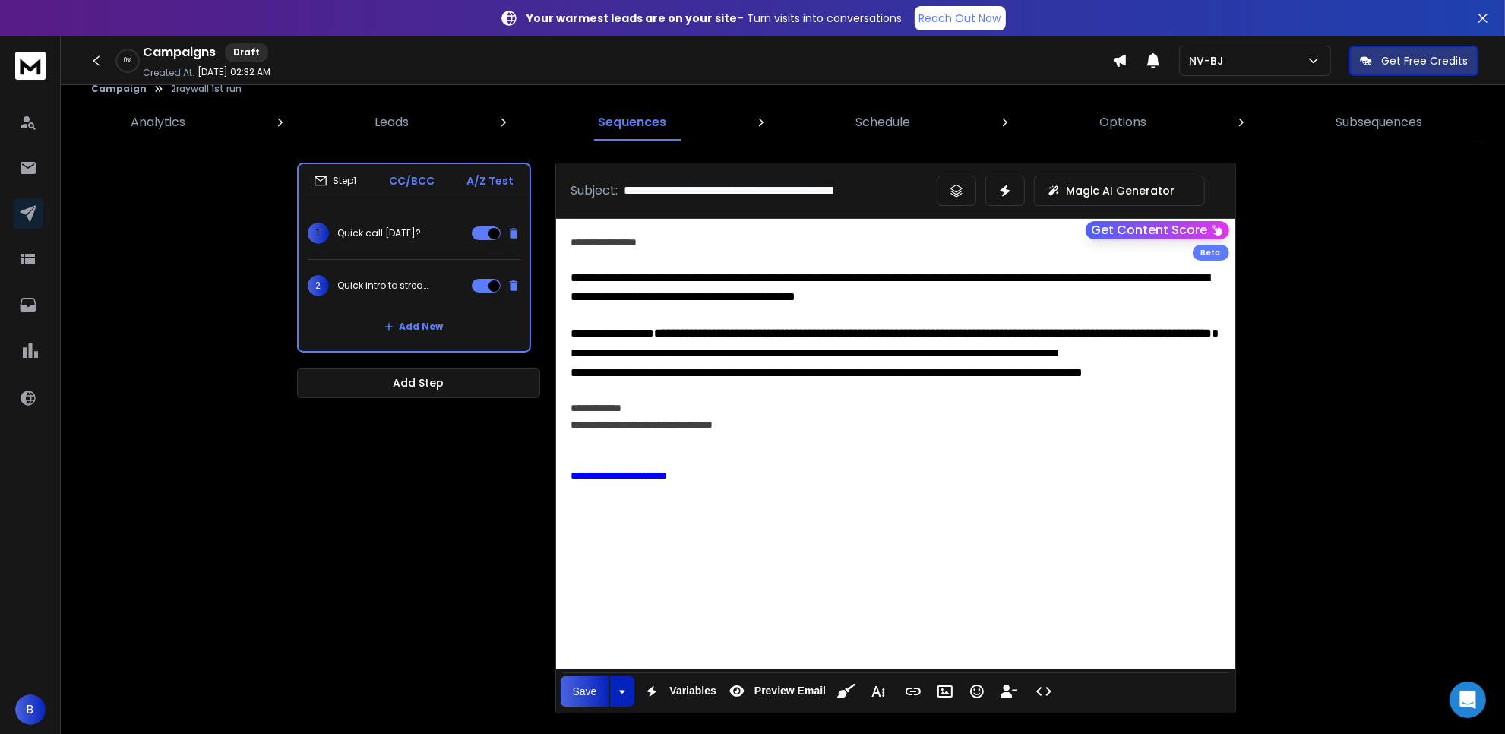
click at [572, 359] on span "**********" at bounding box center [815, 352] width 489 height 11
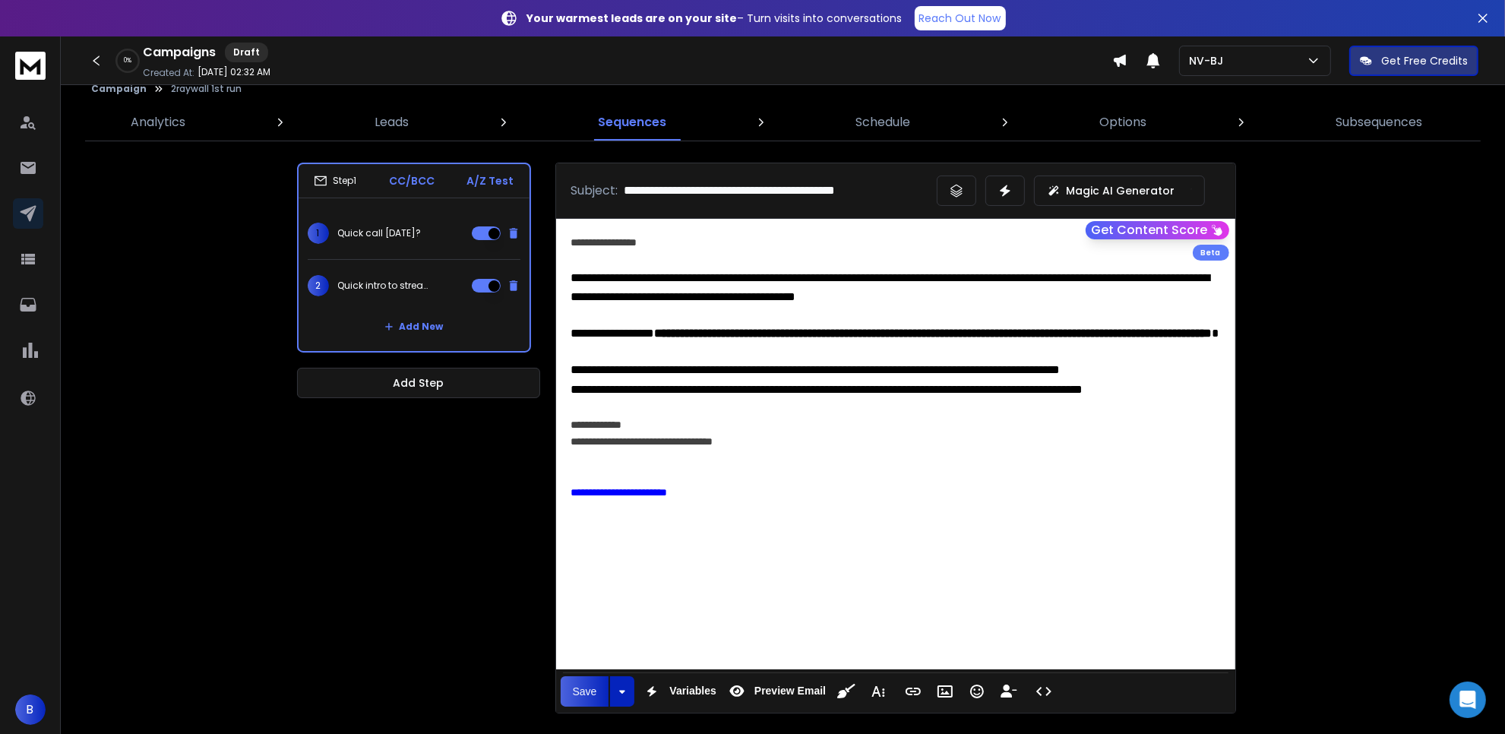
click at [571, 395] on span "**********" at bounding box center [827, 389] width 512 height 11
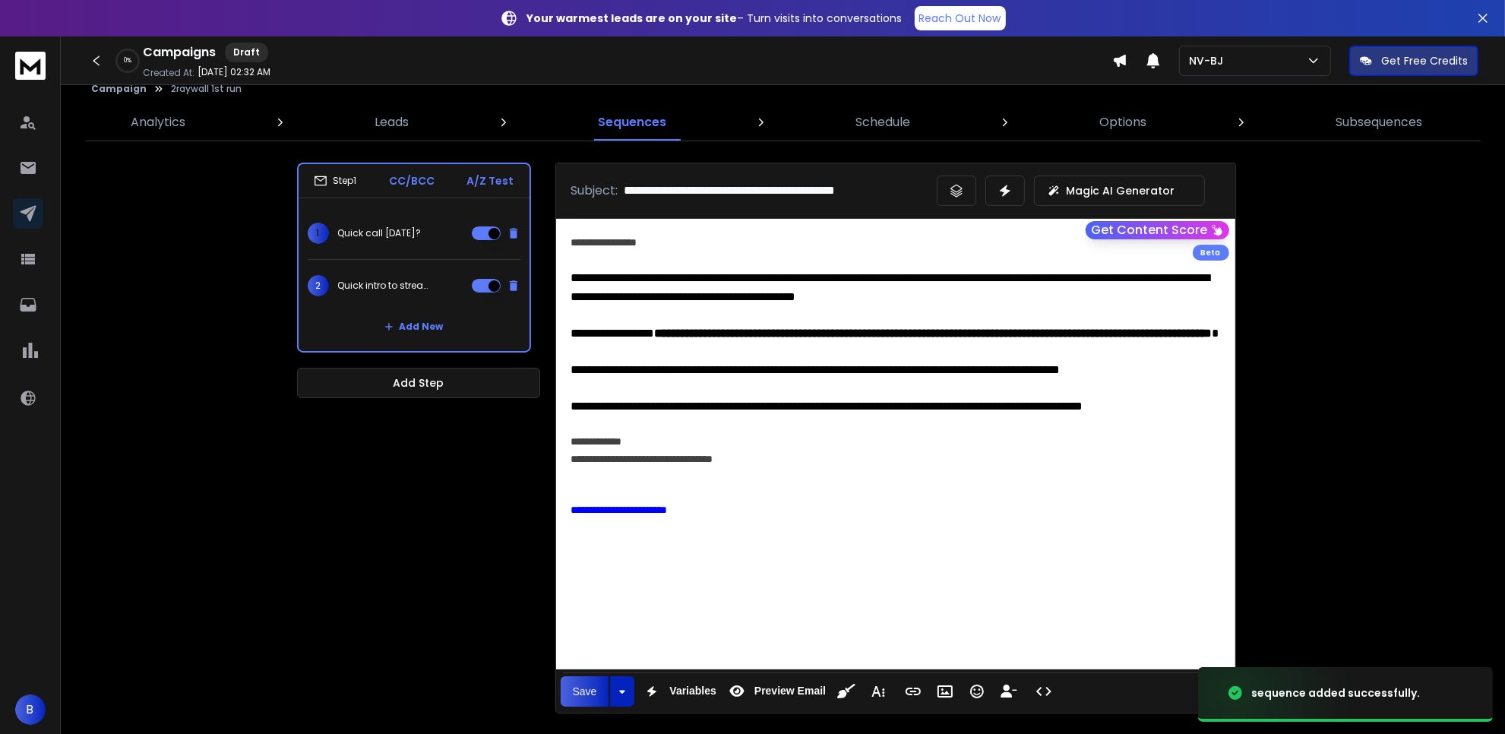
click at [386, 237] on p "Quick call [DATE]?" at bounding box center [380, 233] width 84 height 12
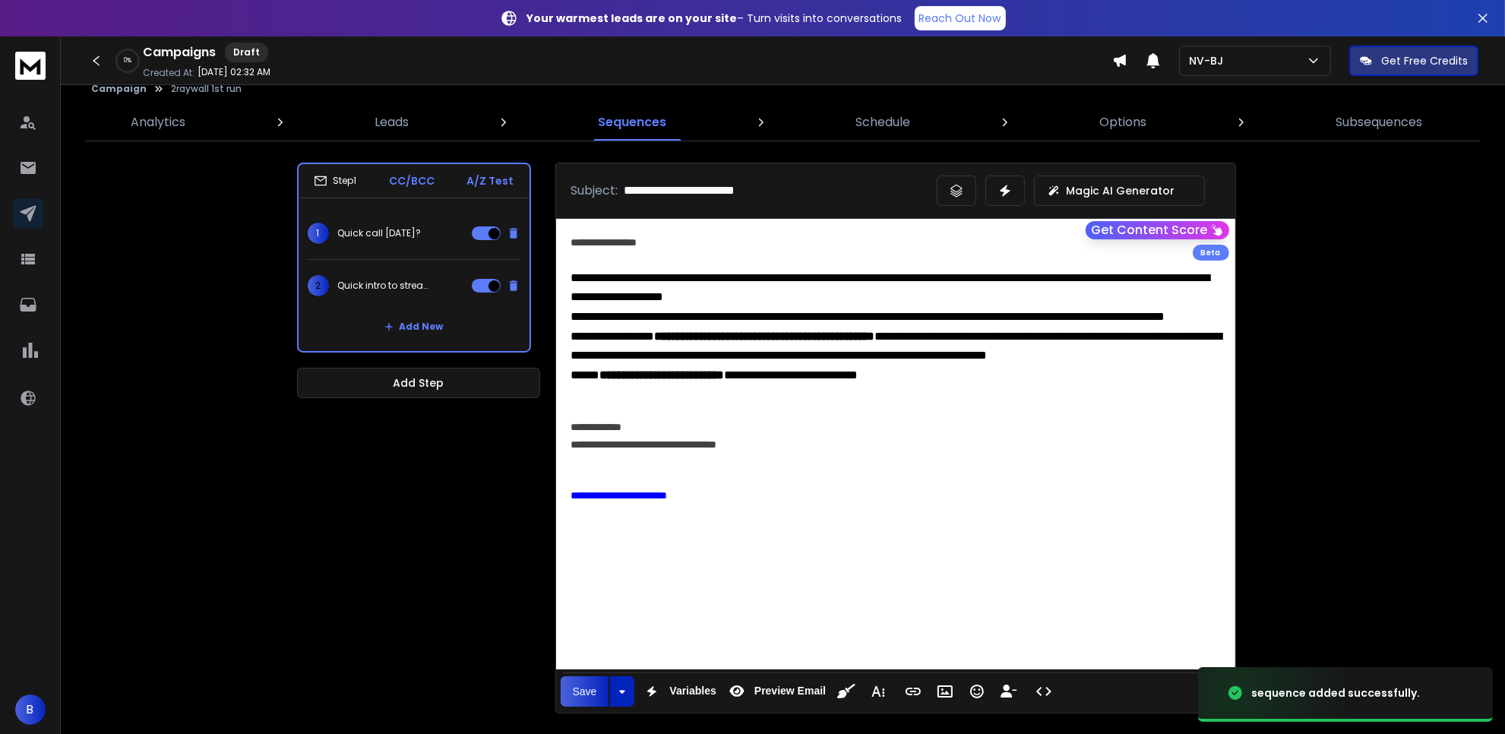
click at [571, 313] on span "**********" at bounding box center [868, 316] width 594 height 11
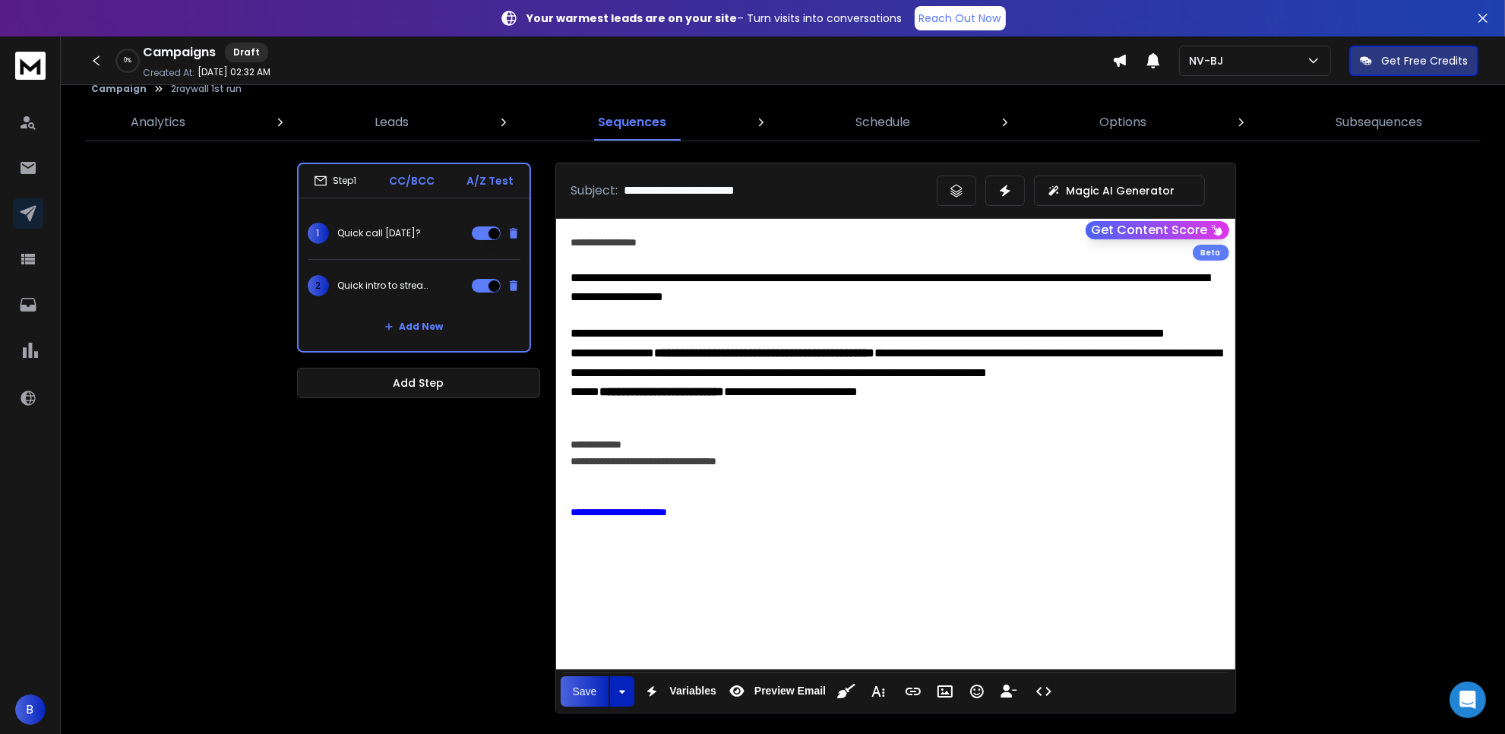
click at [566, 397] on div "**********" at bounding box center [895, 439] width 679 height 441
click at [568, 369] on div "**********" at bounding box center [895, 439] width 679 height 441
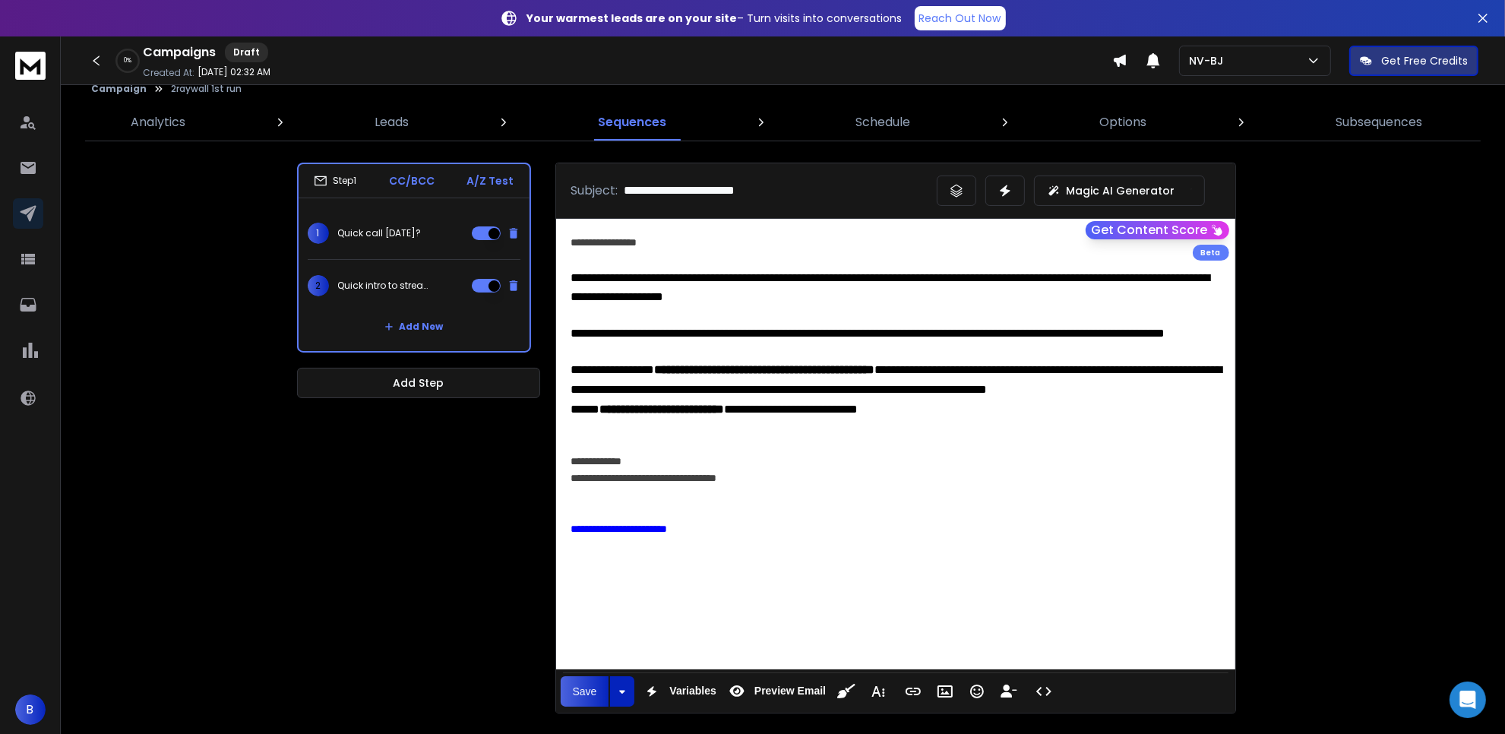
click at [571, 415] on span "*****" at bounding box center [585, 409] width 29 height 11
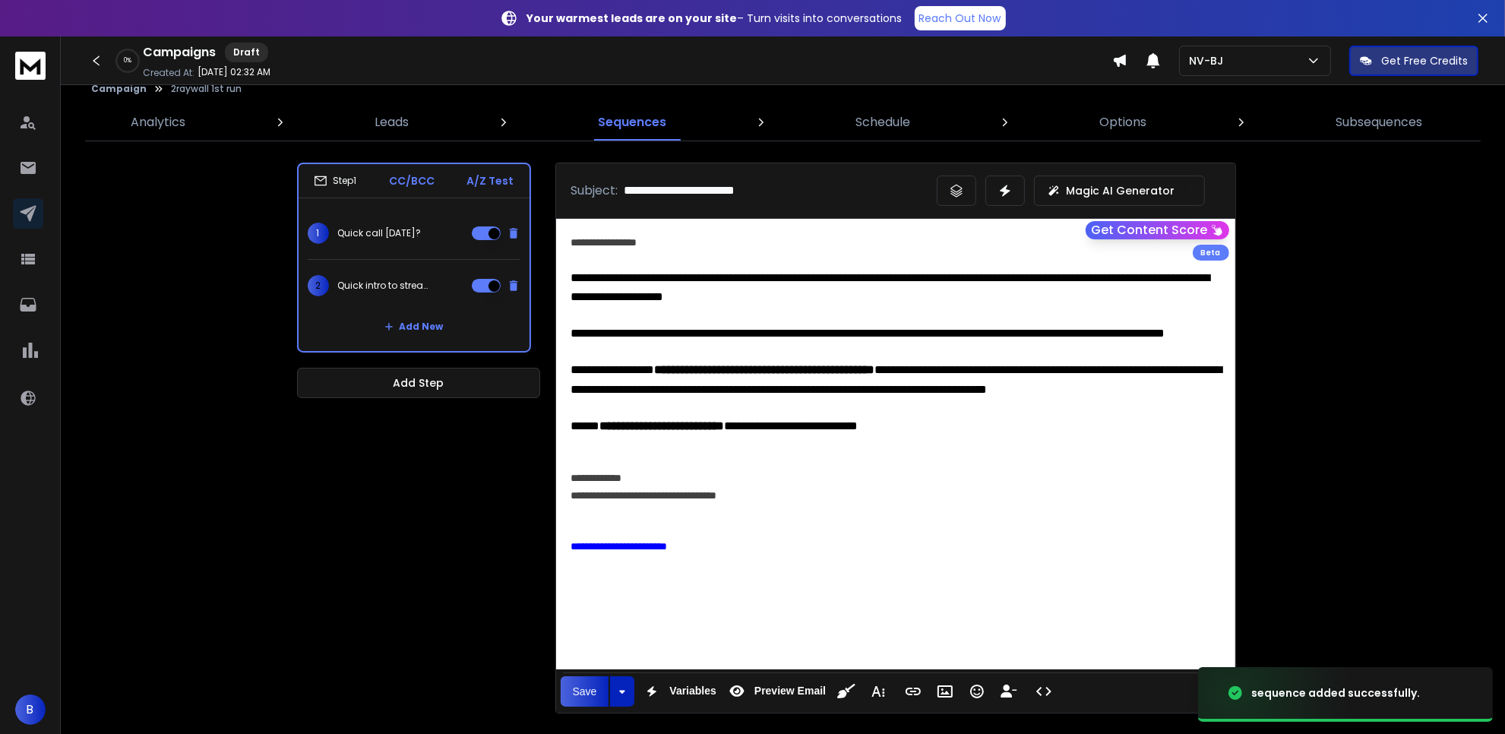
click at [388, 236] on p "Quick call [DATE]?" at bounding box center [380, 233] width 84 height 12
click at [386, 274] on div "2 Quick intro to streamline your crew management" at bounding box center [414, 286] width 213 height 52
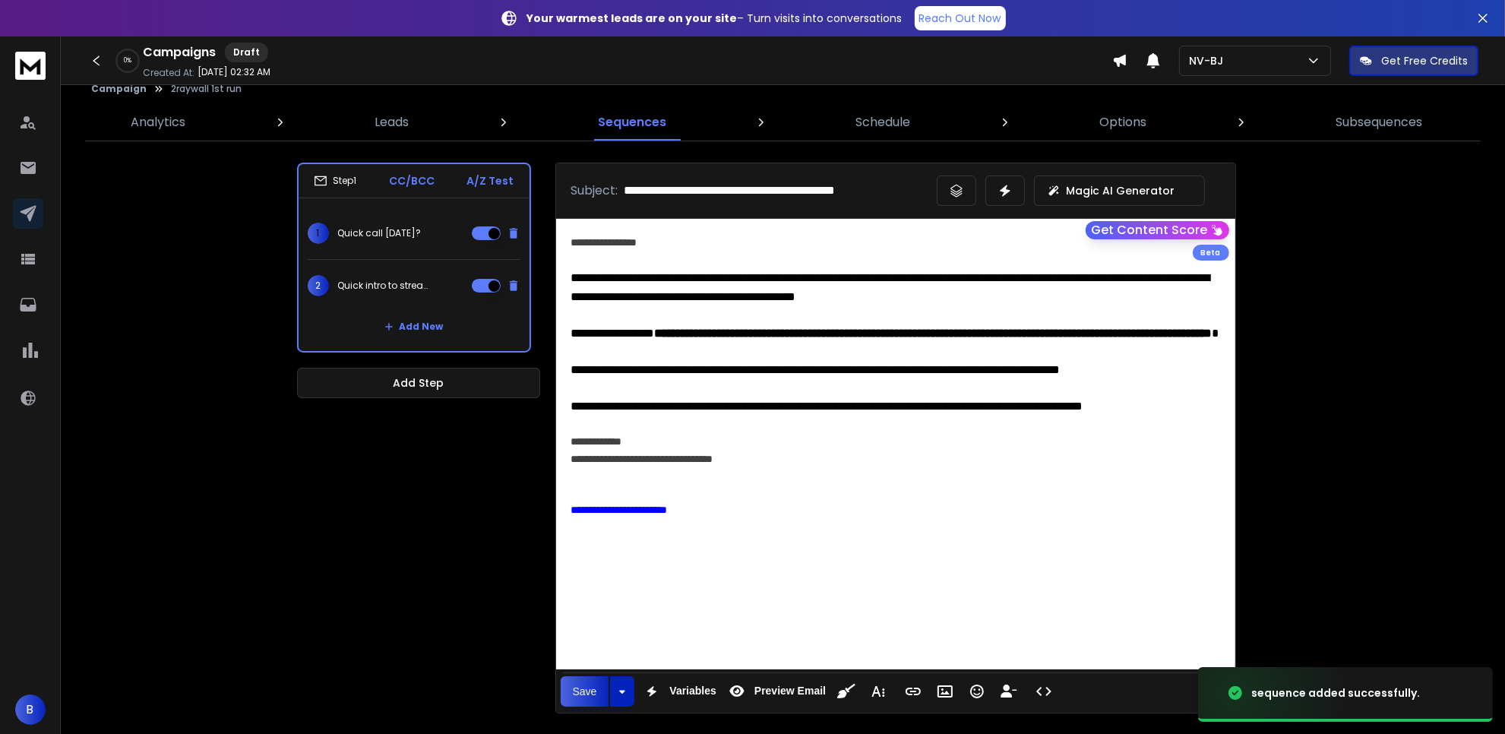
click at [388, 233] on p "Quick call [DATE]?" at bounding box center [380, 233] width 84 height 12
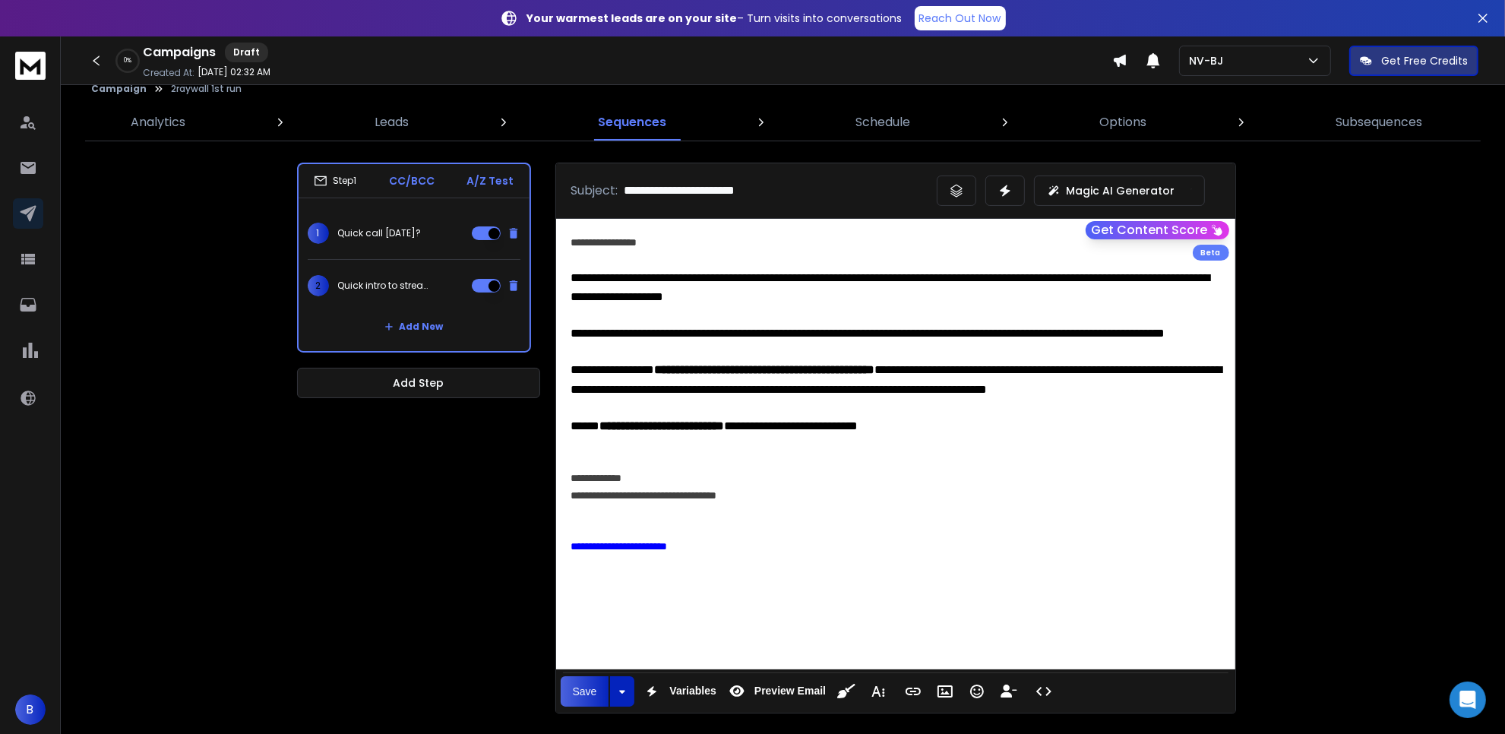
click at [384, 283] on p "Quick intro to streamline your crew management" at bounding box center [386, 286] width 97 height 12
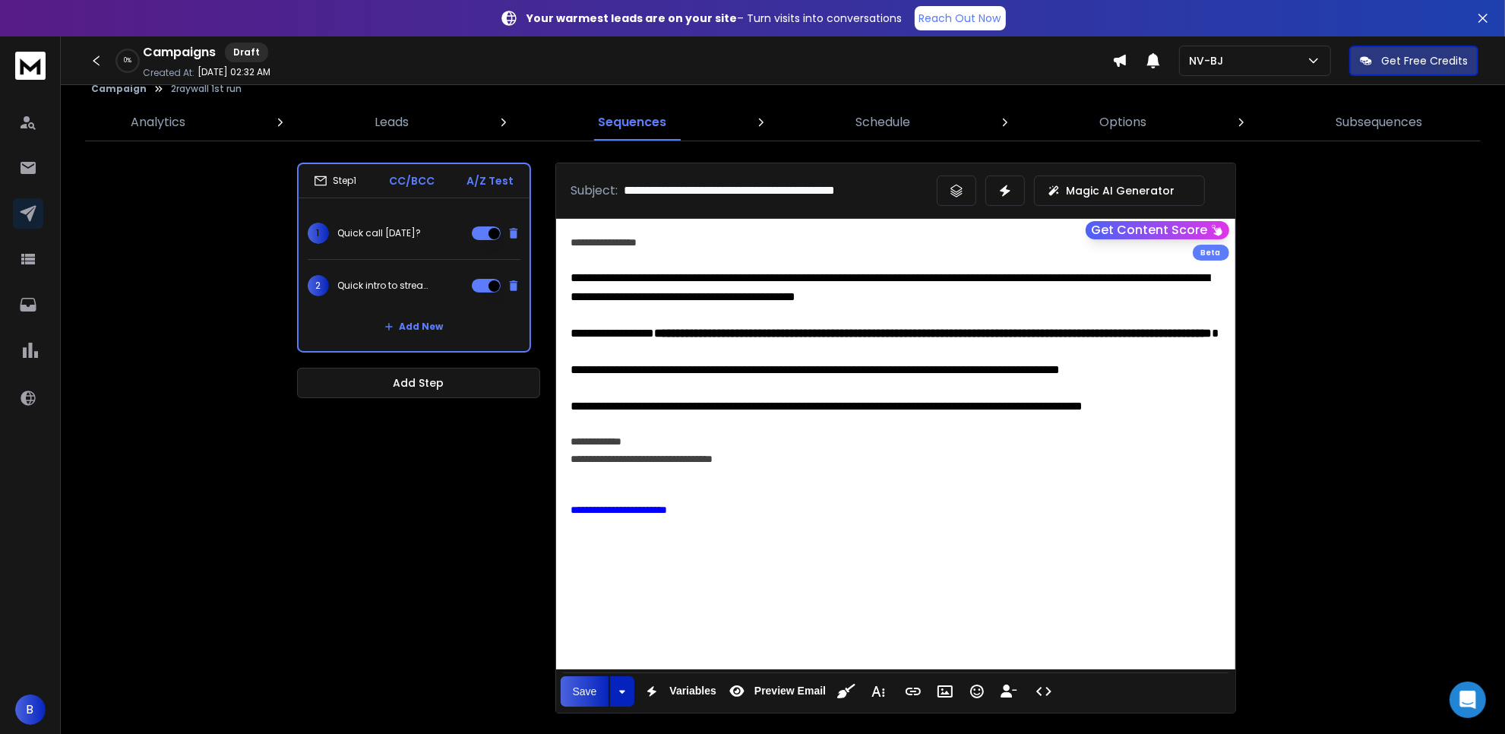
click at [393, 242] on div "1 Quick call [DATE]?" at bounding box center [365, 233] width 114 height 21
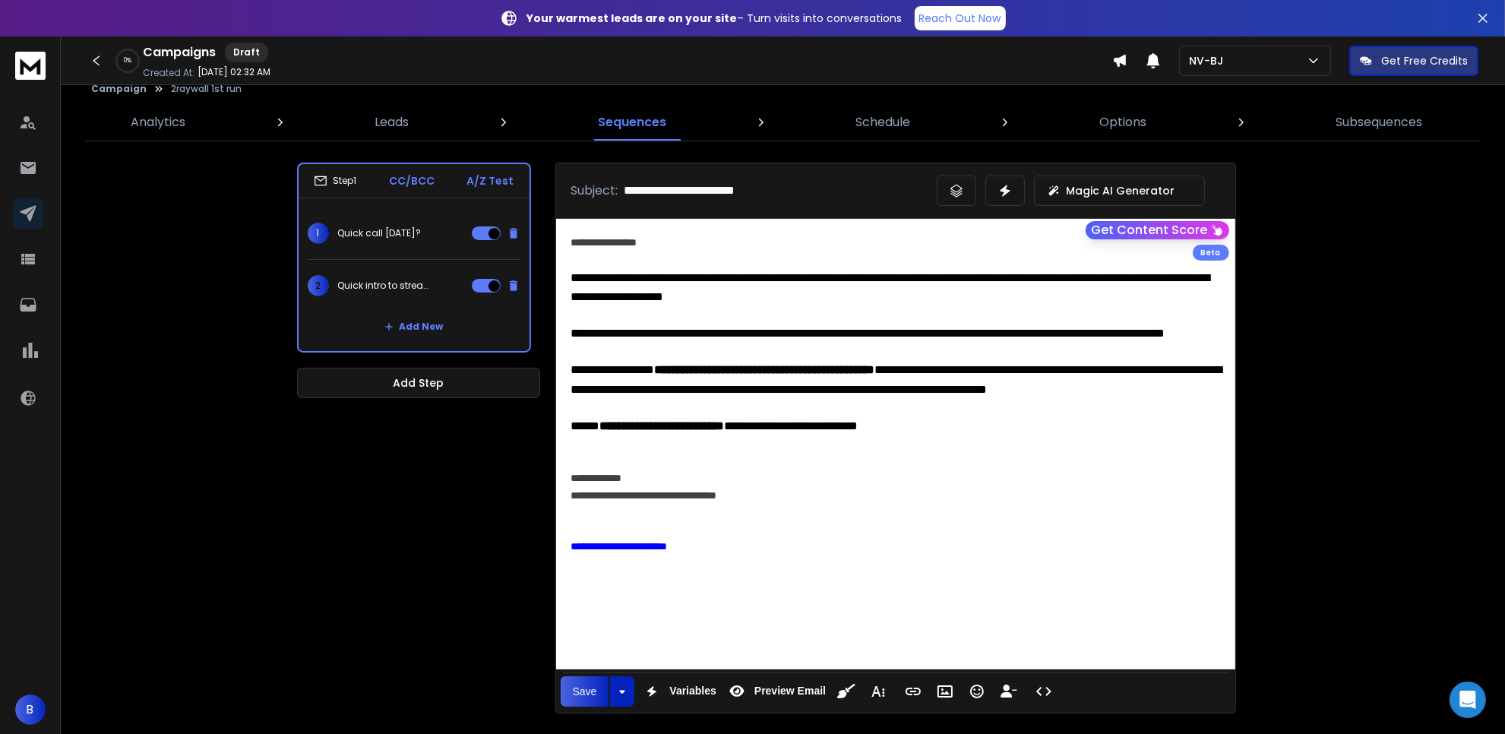
click at [389, 293] on div "2 Quick intro to streamline your crew management" at bounding box center [372, 285] width 128 height 21
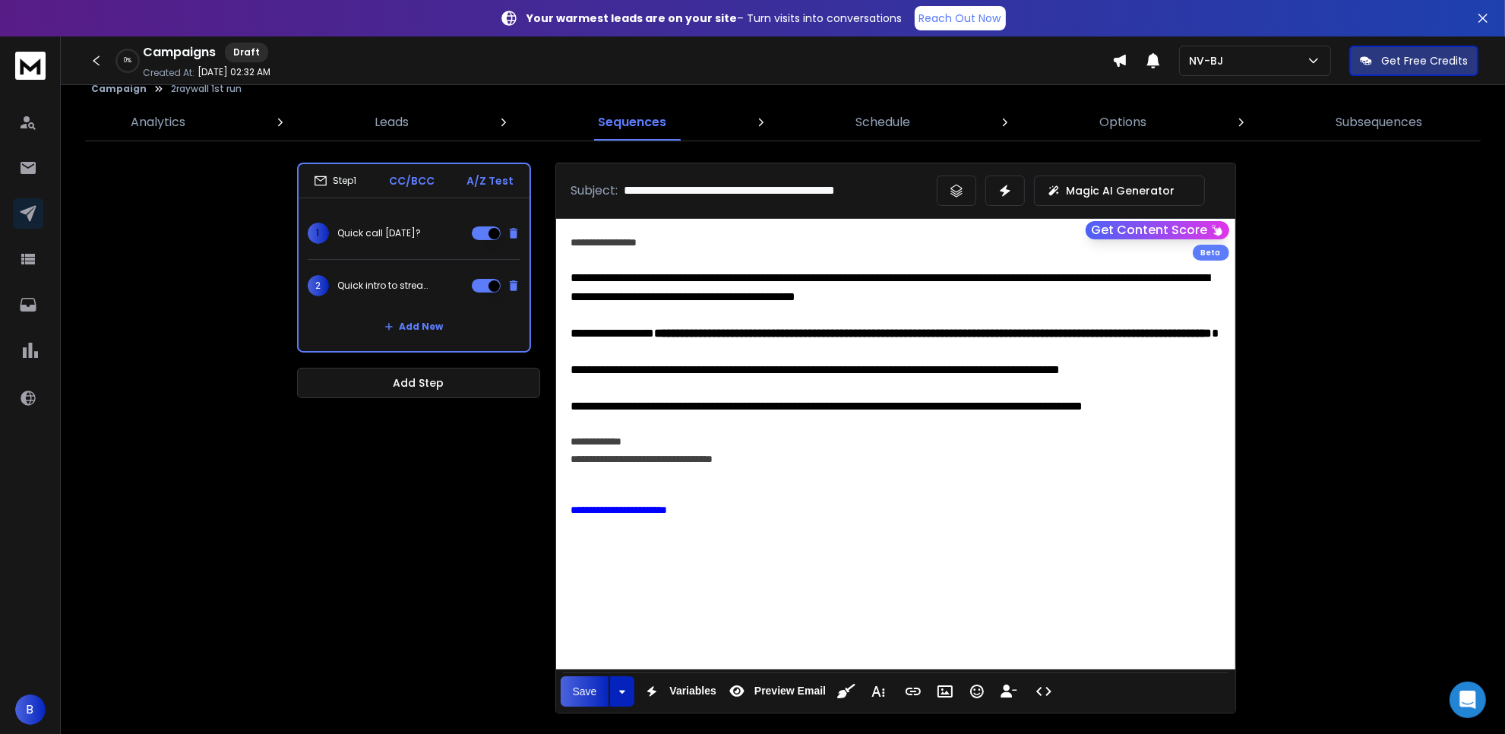
click at [396, 241] on div "1 Quick call [DATE]?" at bounding box center [365, 233] width 114 height 21
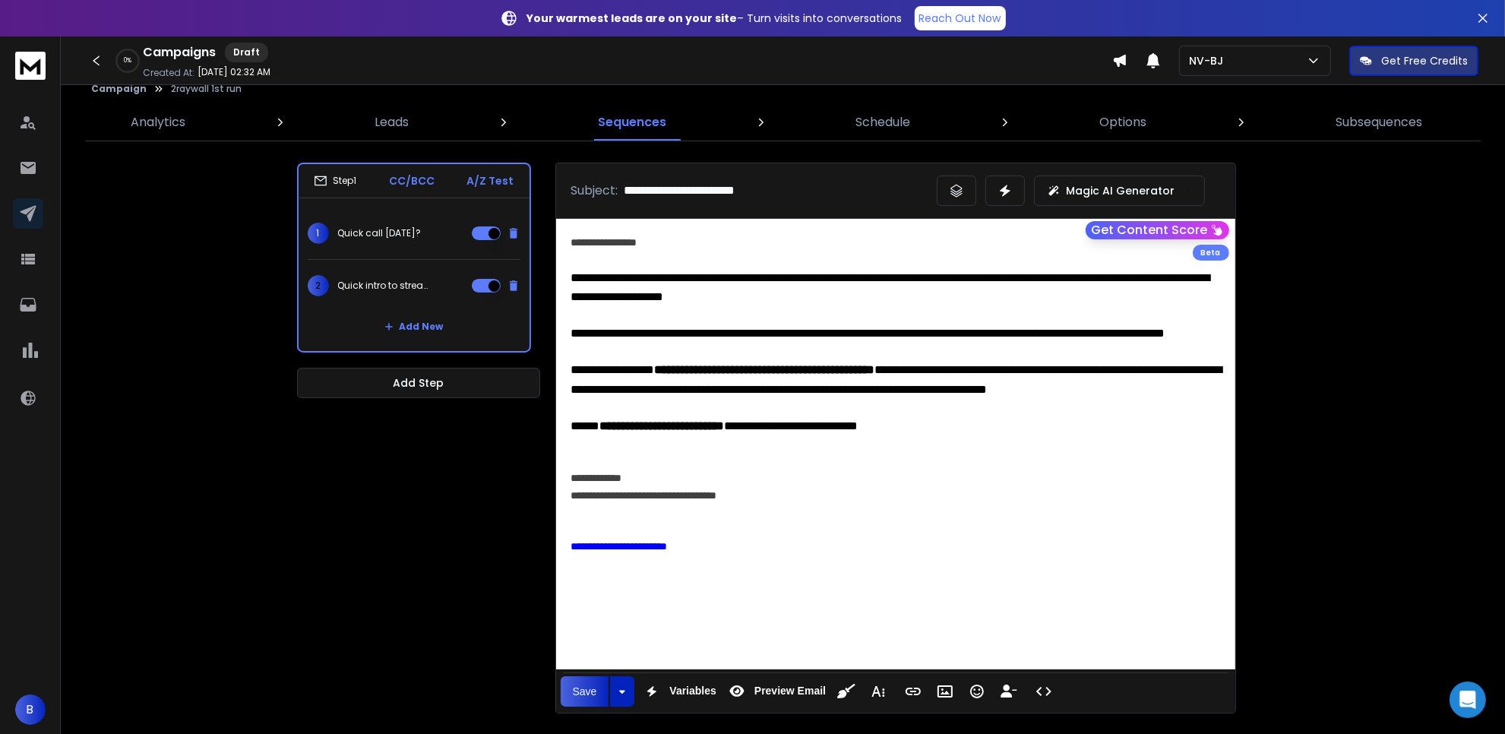
click at [401, 290] on p "Quick intro to streamline your crew management" at bounding box center [386, 286] width 97 height 12
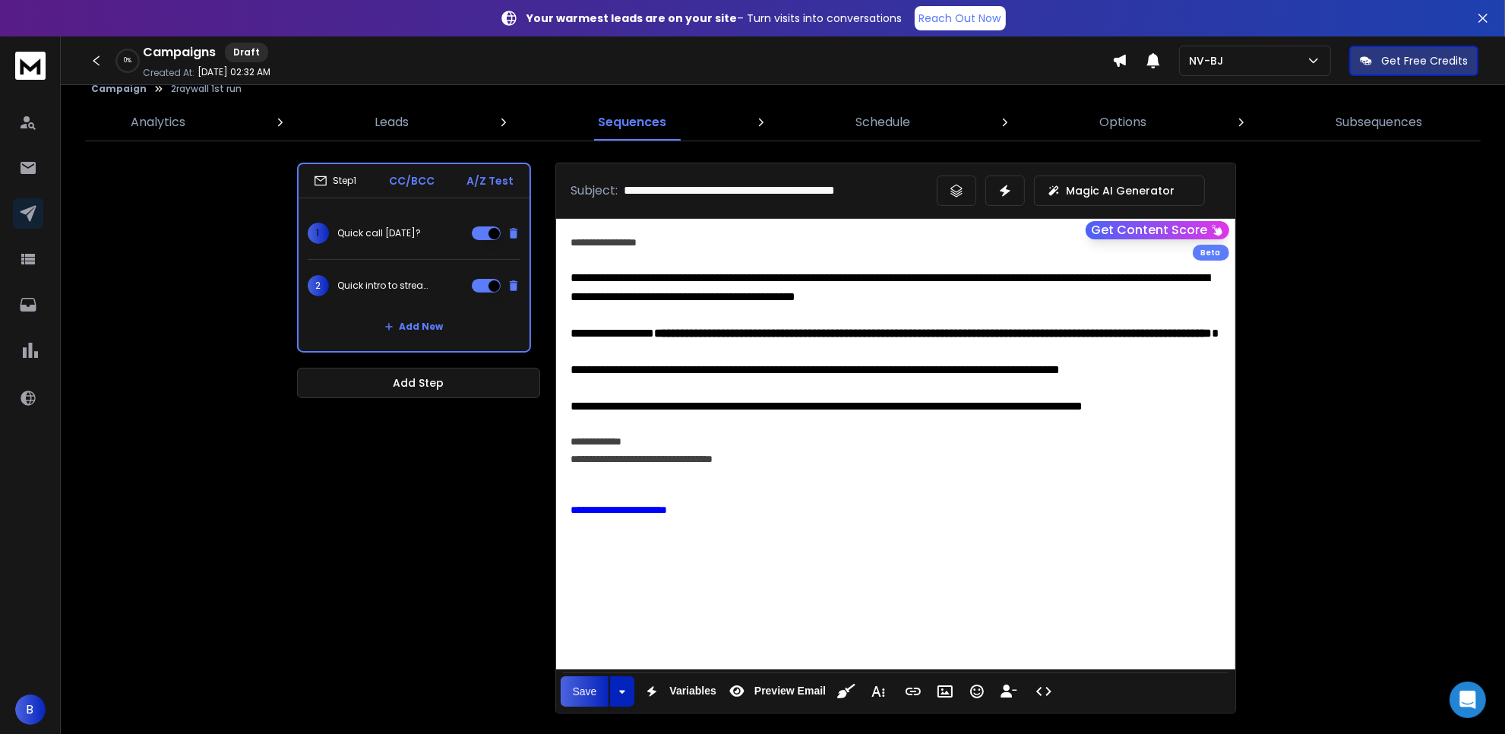
click at [414, 236] on p "Quick call [DATE]?" at bounding box center [380, 233] width 84 height 12
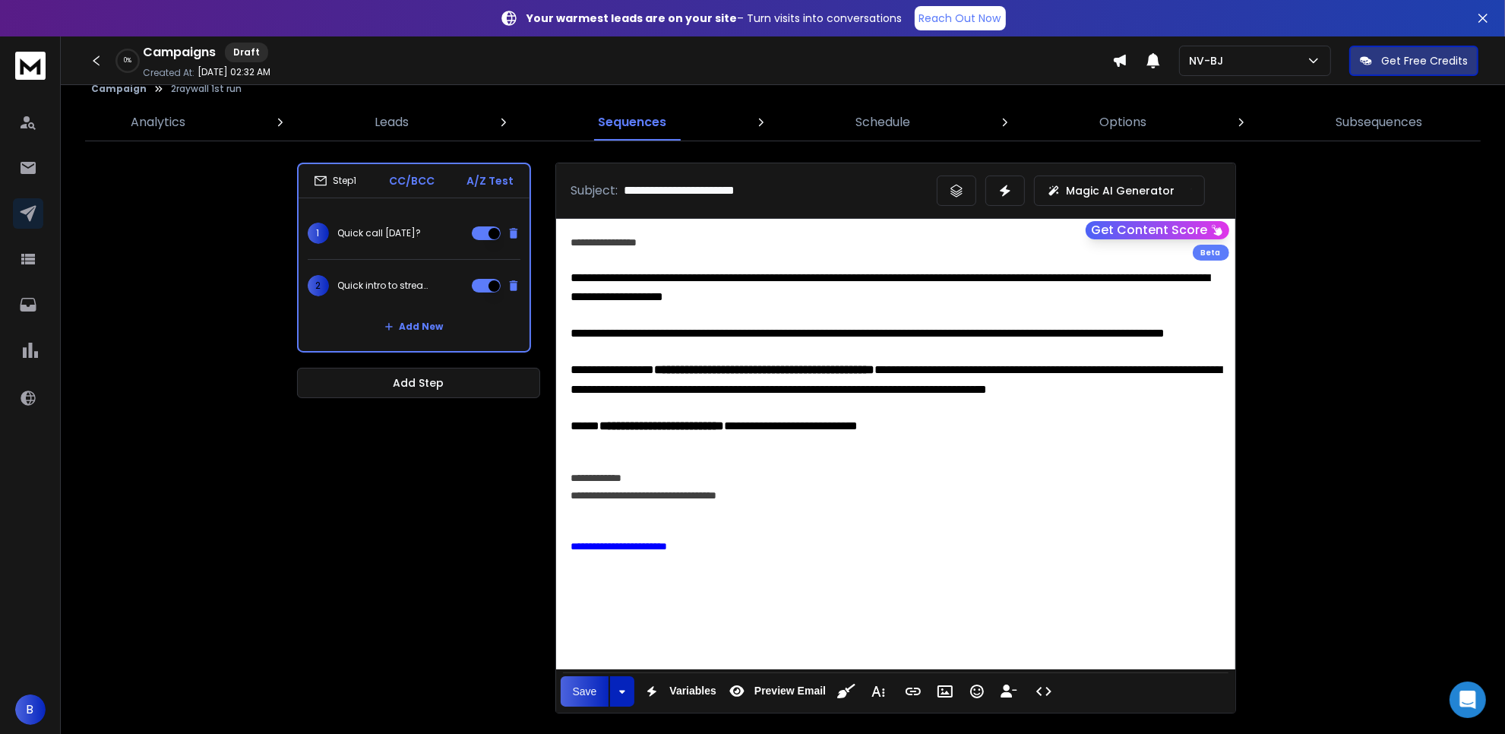
click at [400, 290] on p "Quick intro to streamline your crew management" at bounding box center [386, 286] width 97 height 12
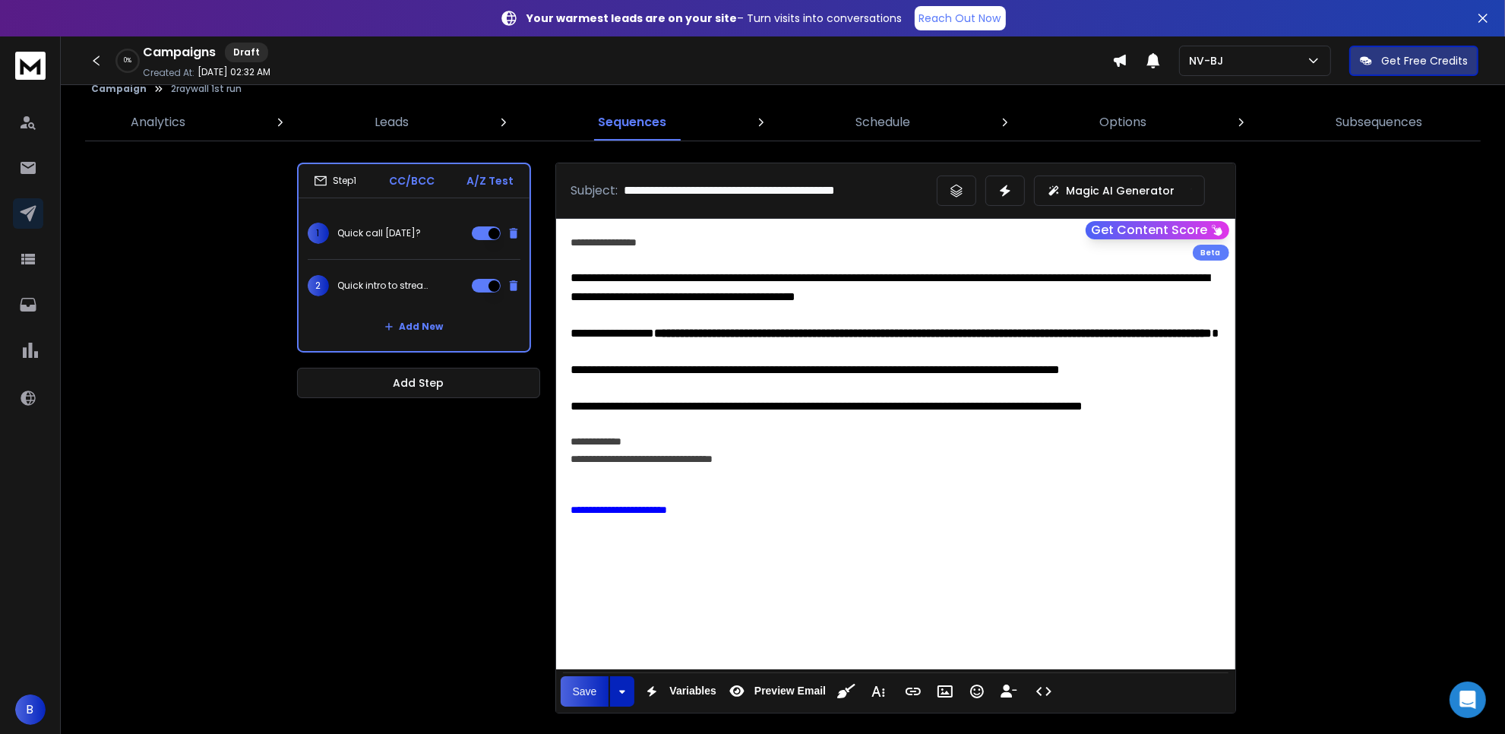
click at [399, 237] on p "Quick call [DATE]?" at bounding box center [380, 233] width 84 height 12
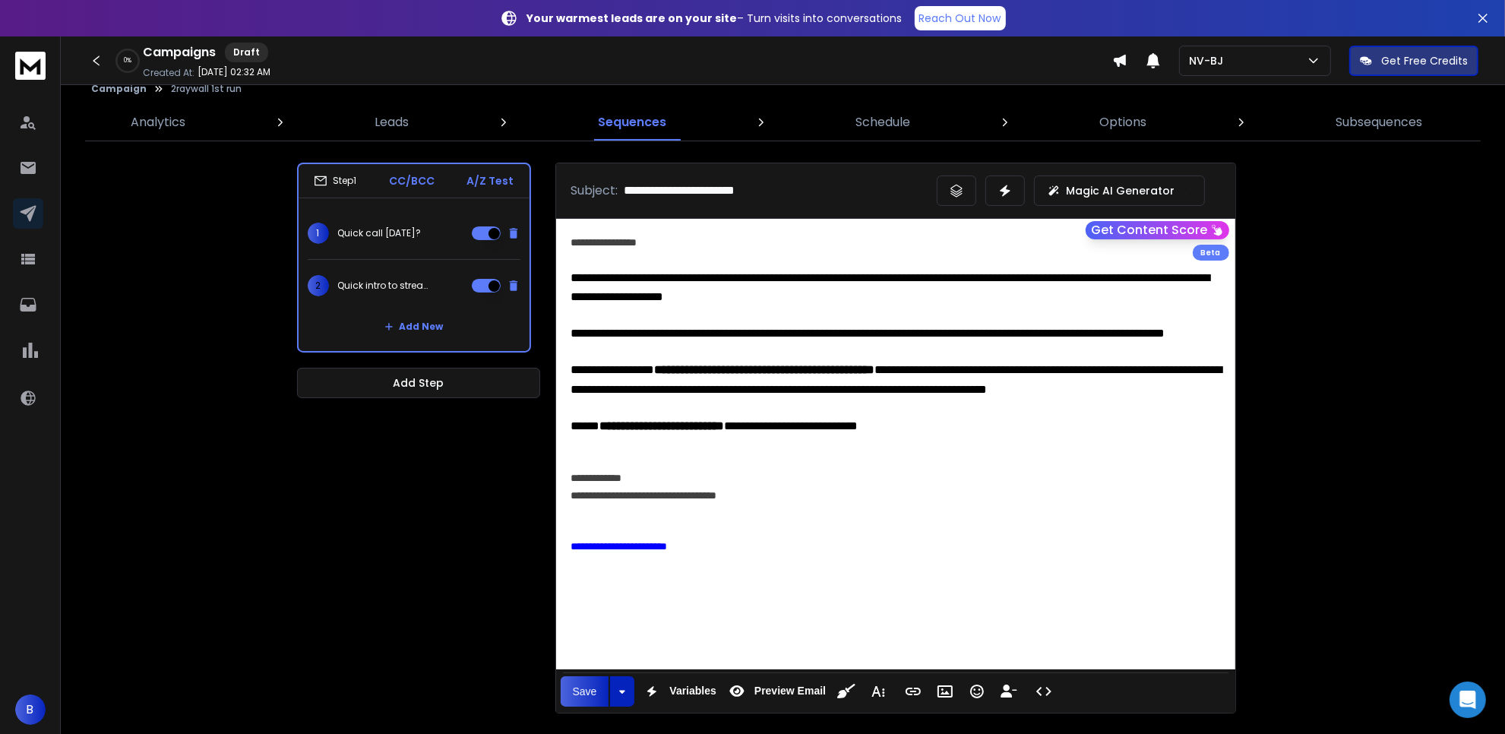
click at [388, 280] on p "Quick intro to streamline your crew management" at bounding box center [386, 286] width 97 height 12
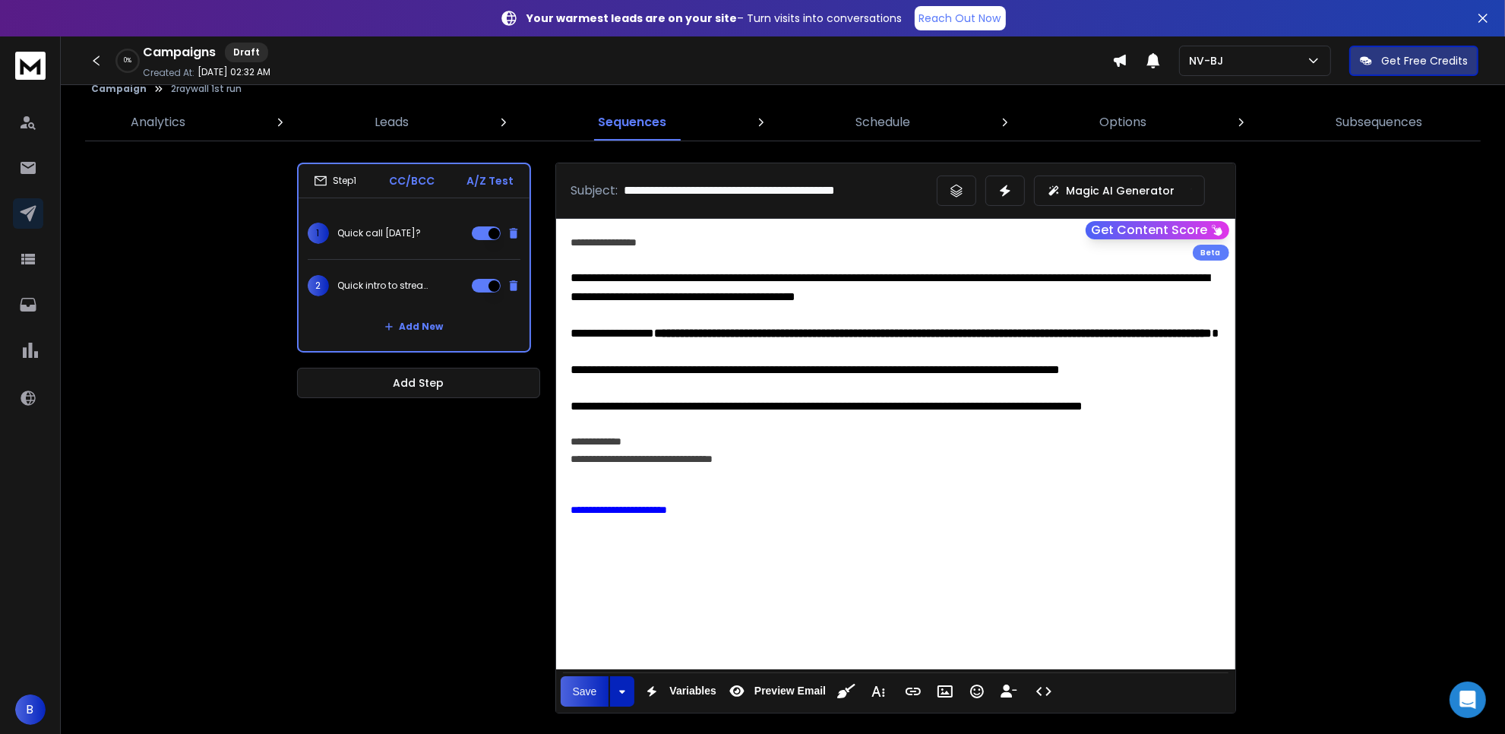
click at [390, 237] on p "Quick call [DATE]?" at bounding box center [380, 233] width 84 height 12
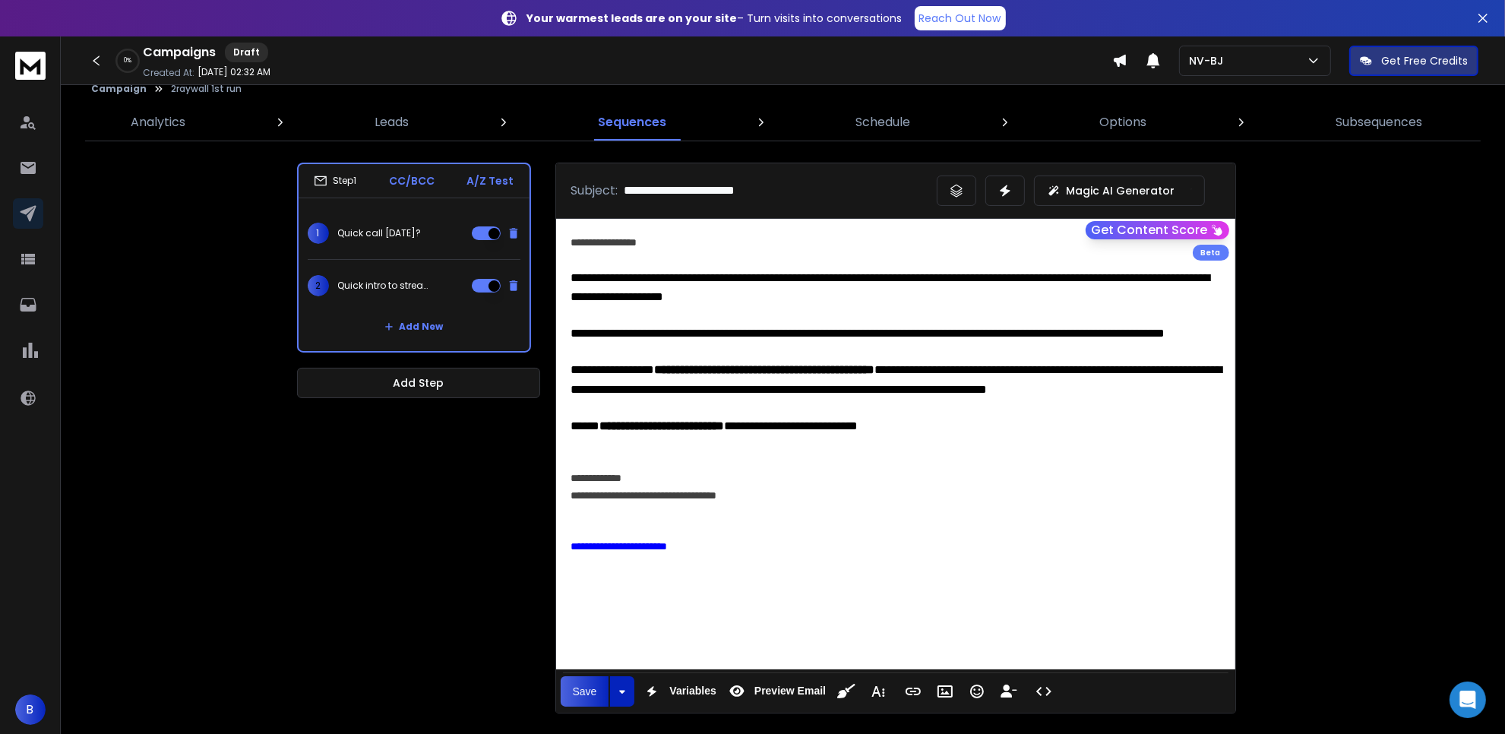
drag, startPoint x: 391, startPoint y: 286, endPoint x: 358, endPoint y: 280, distance: 34.1
click at [390, 285] on p "Quick intro to streamline your crew management" at bounding box center [386, 286] width 97 height 12
type input "**********"
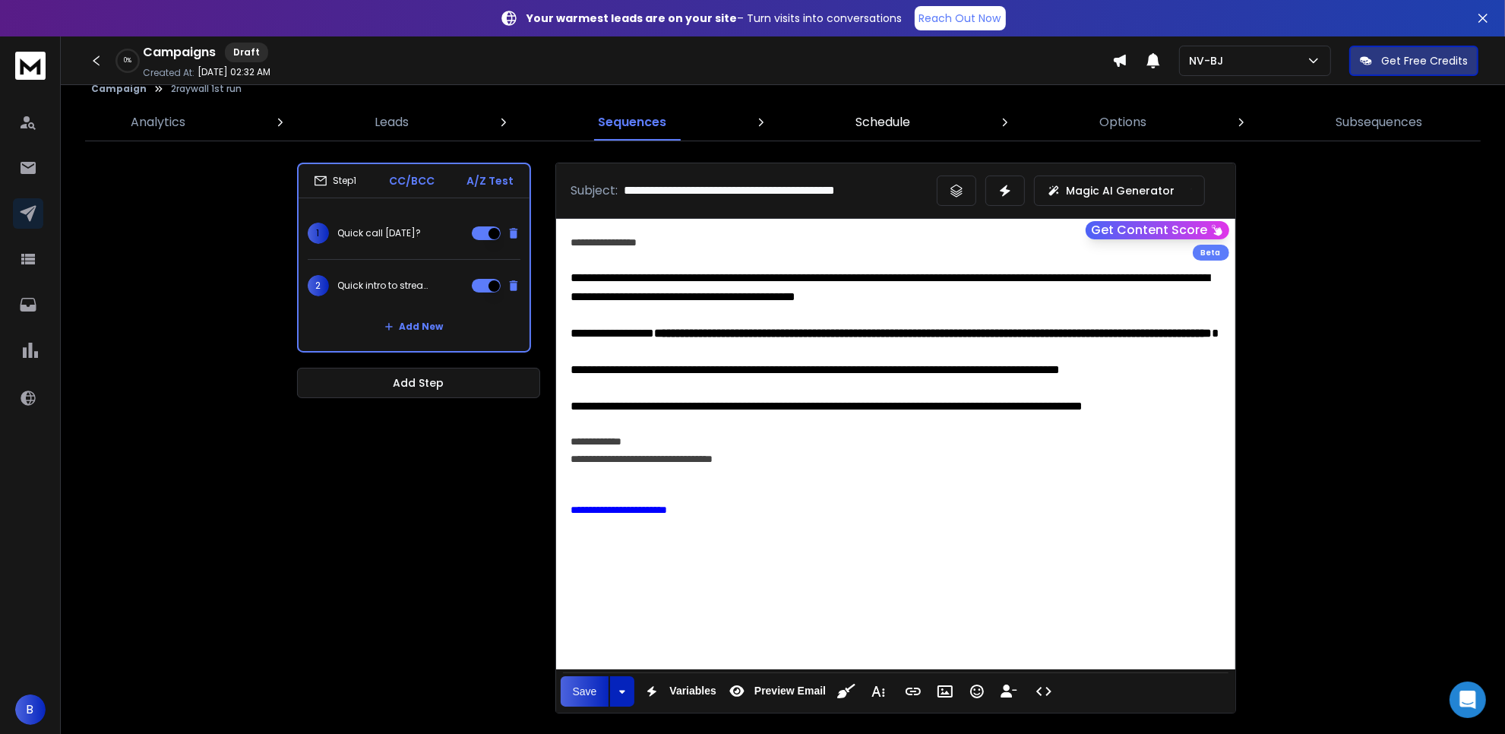
click at [881, 129] on p "Schedule" at bounding box center [883, 122] width 55 height 18
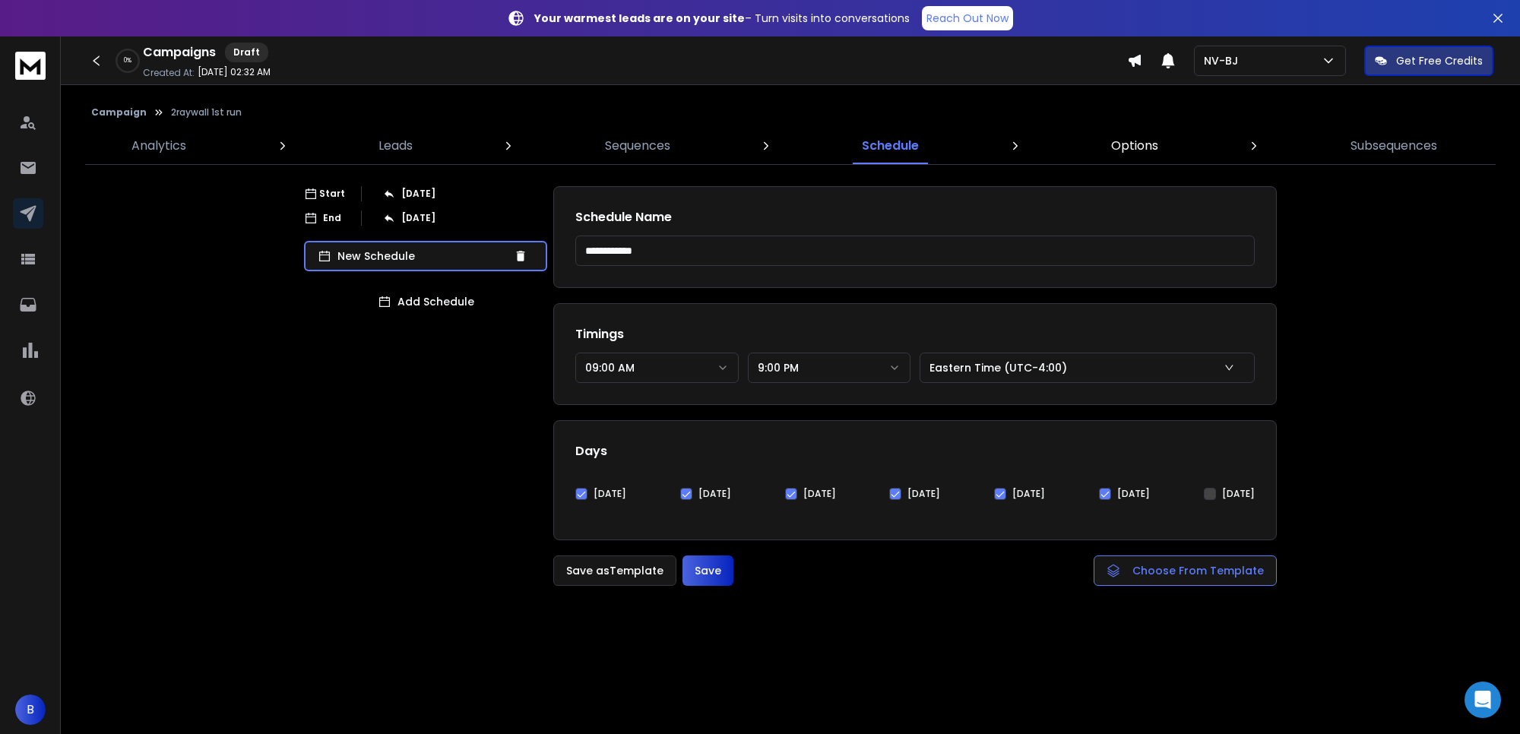
click at [1119, 147] on p "Options" at bounding box center [1134, 146] width 47 height 18
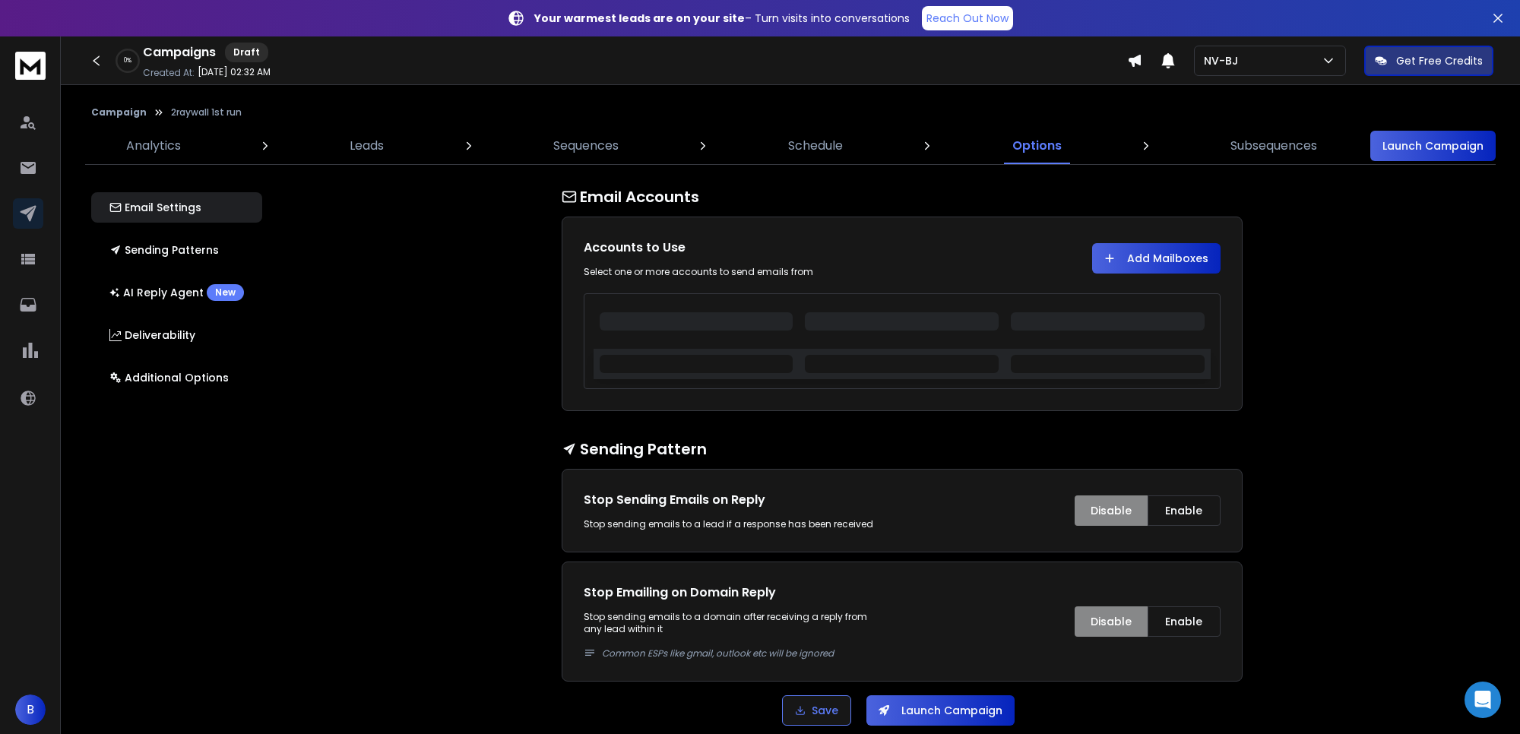
type input "****"
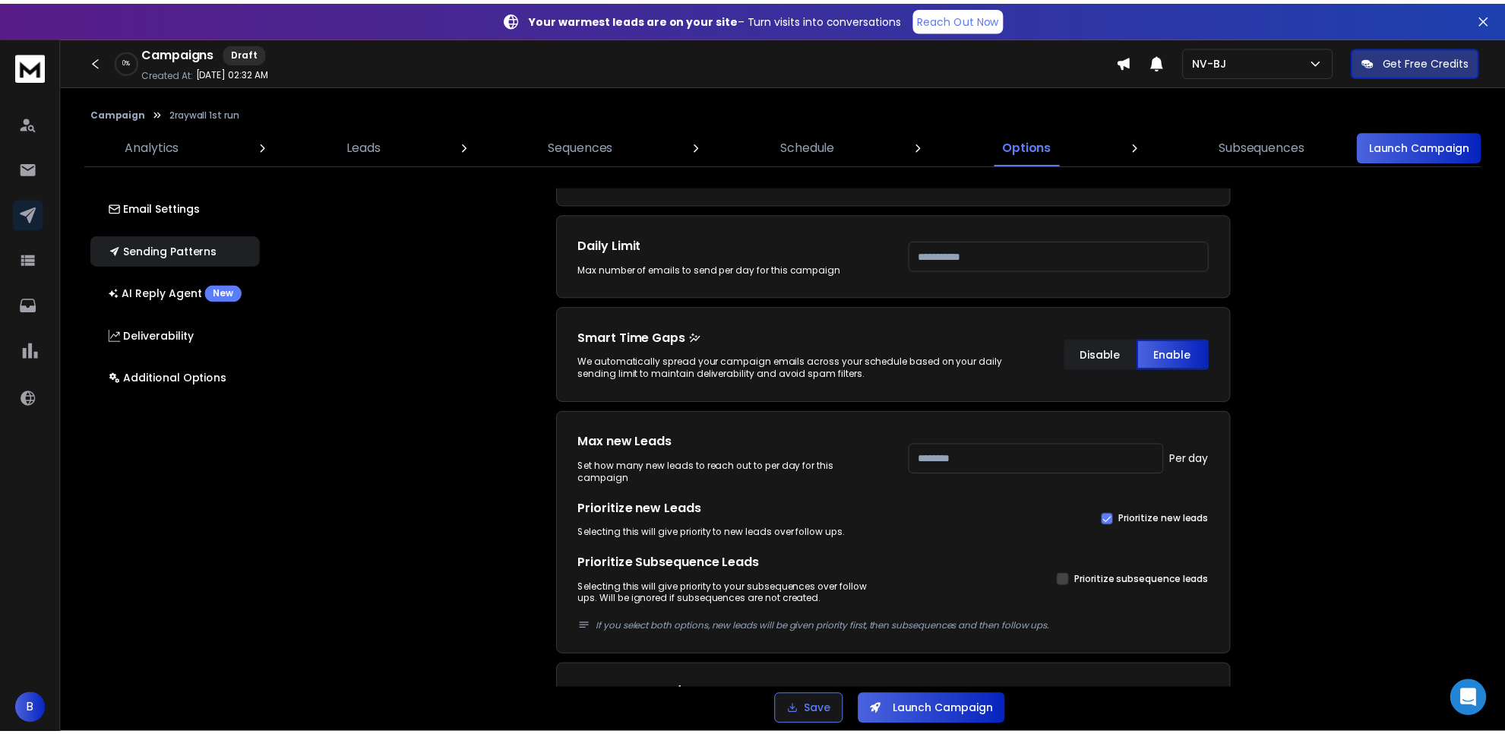
scroll to position [536, 0]
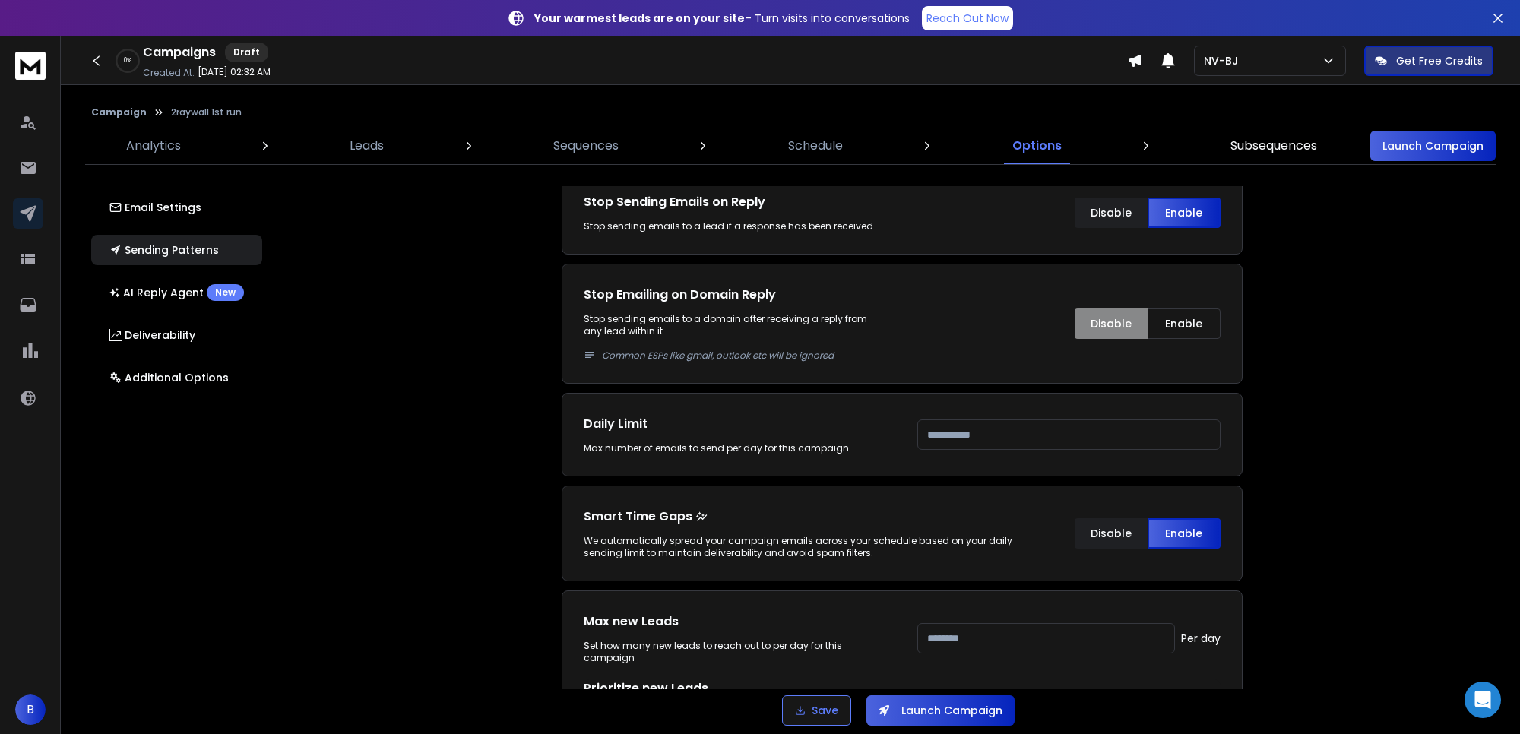
drag, startPoint x: 1278, startPoint y: 145, endPoint x: 1290, endPoint y: 150, distance: 13.3
click at [1278, 144] on p "Subsequences" at bounding box center [1273, 146] width 87 height 18
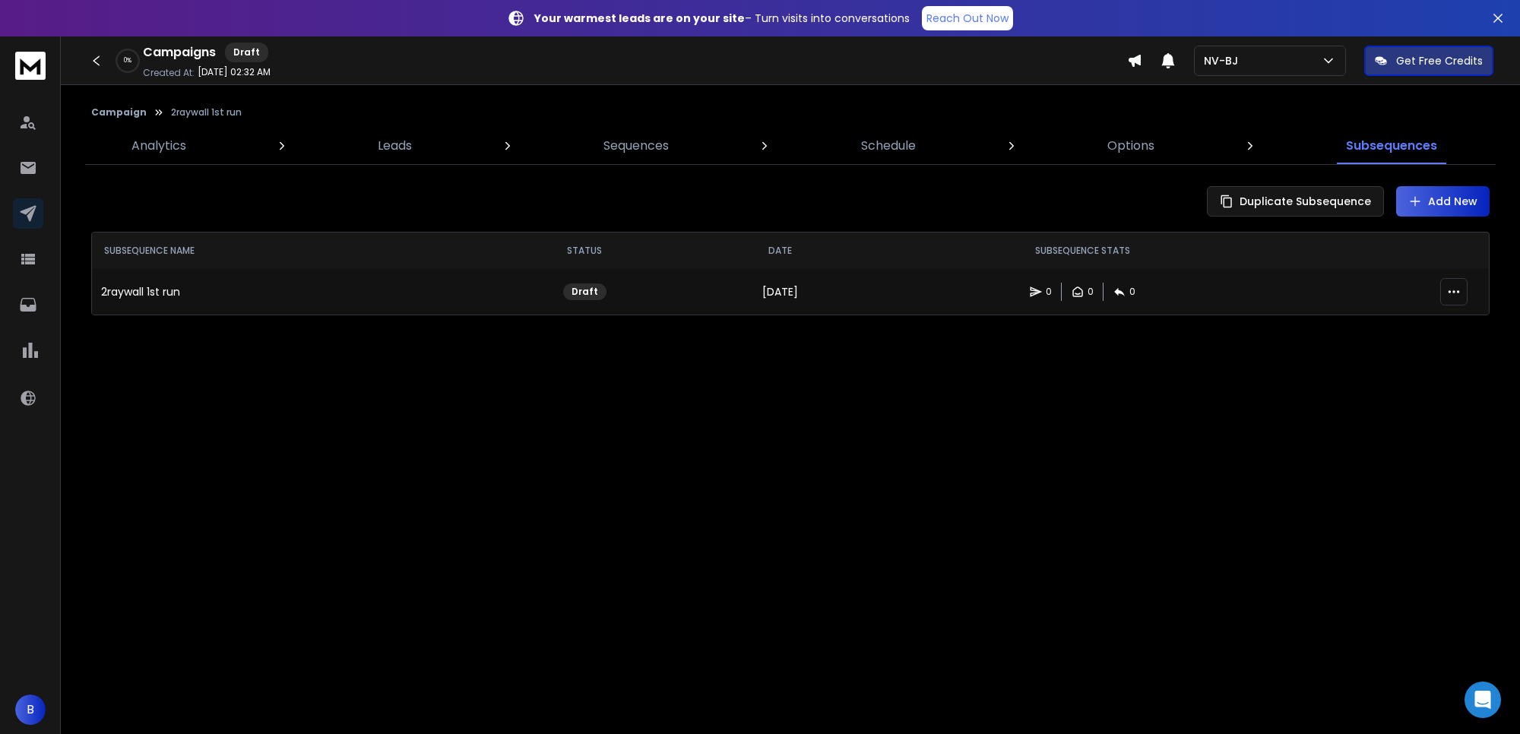
click at [655, 285] on tr "2raywall 1st run Draft [DATE] 0 0 0" at bounding box center [790, 292] width 1397 height 46
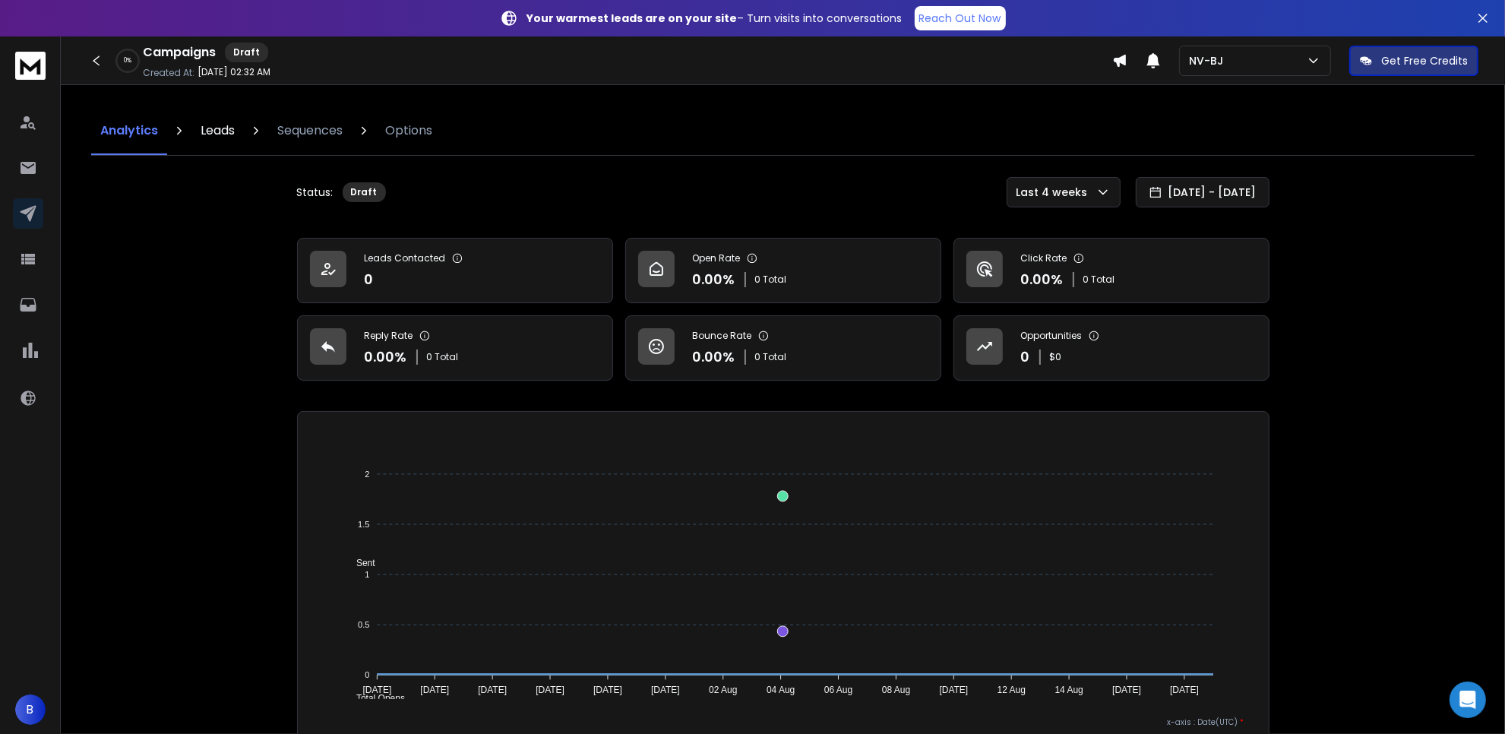
click at [217, 131] on p "Leads" at bounding box center [218, 131] width 34 height 18
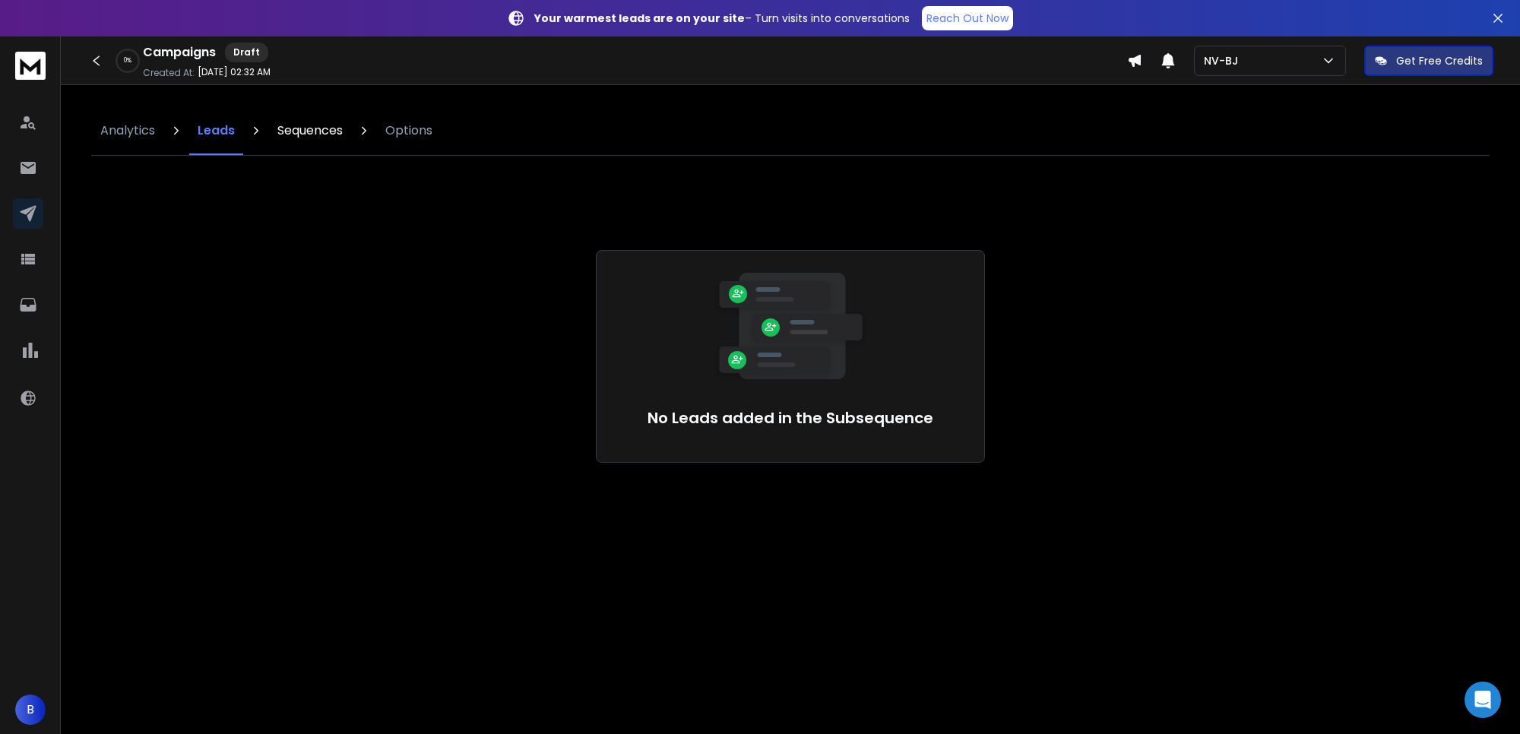
click at [324, 125] on p "Sequences" at bounding box center [309, 131] width 65 height 18
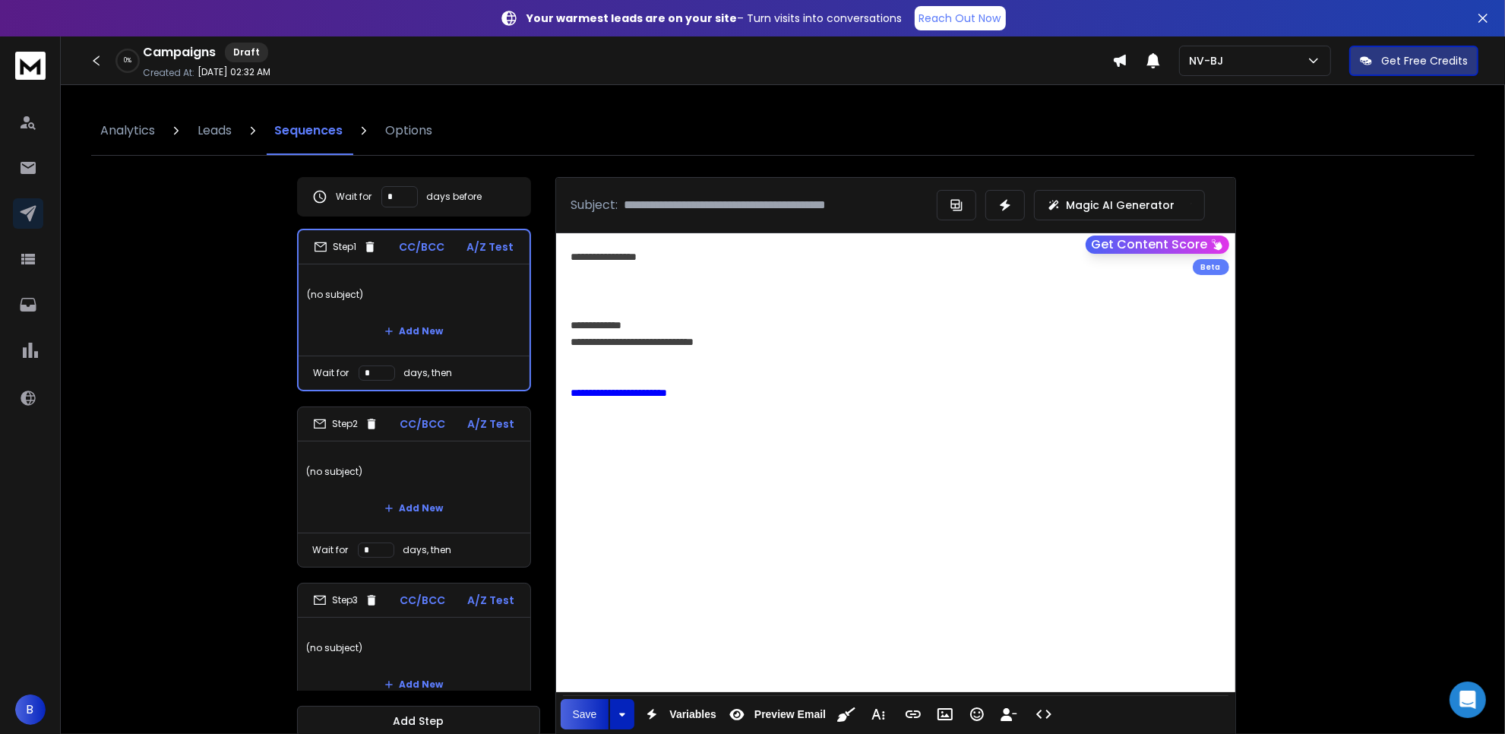
click at [423, 305] on p "(no subject)" at bounding box center [414, 295] width 213 height 43
click at [489, 309] on p "(no subject)" at bounding box center [414, 295] width 213 height 43
click at [486, 306] on p "(no subject)" at bounding box center [414, 295] width 213 height 43
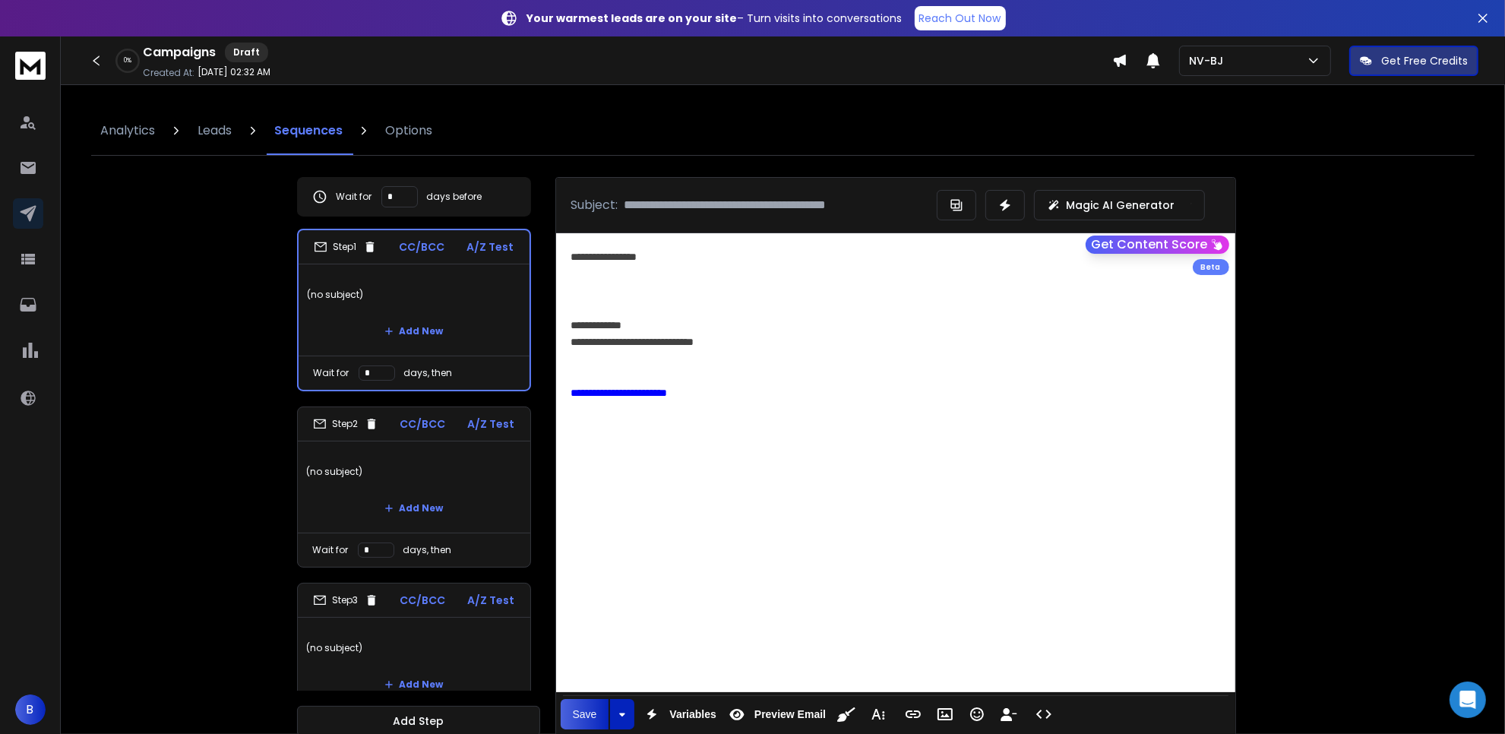
click at [598, 286] on div at bounding box center [895, 291] width 649 height 17
click at [593, 279] on div at bounding box center [895, 273] width 649 height 17
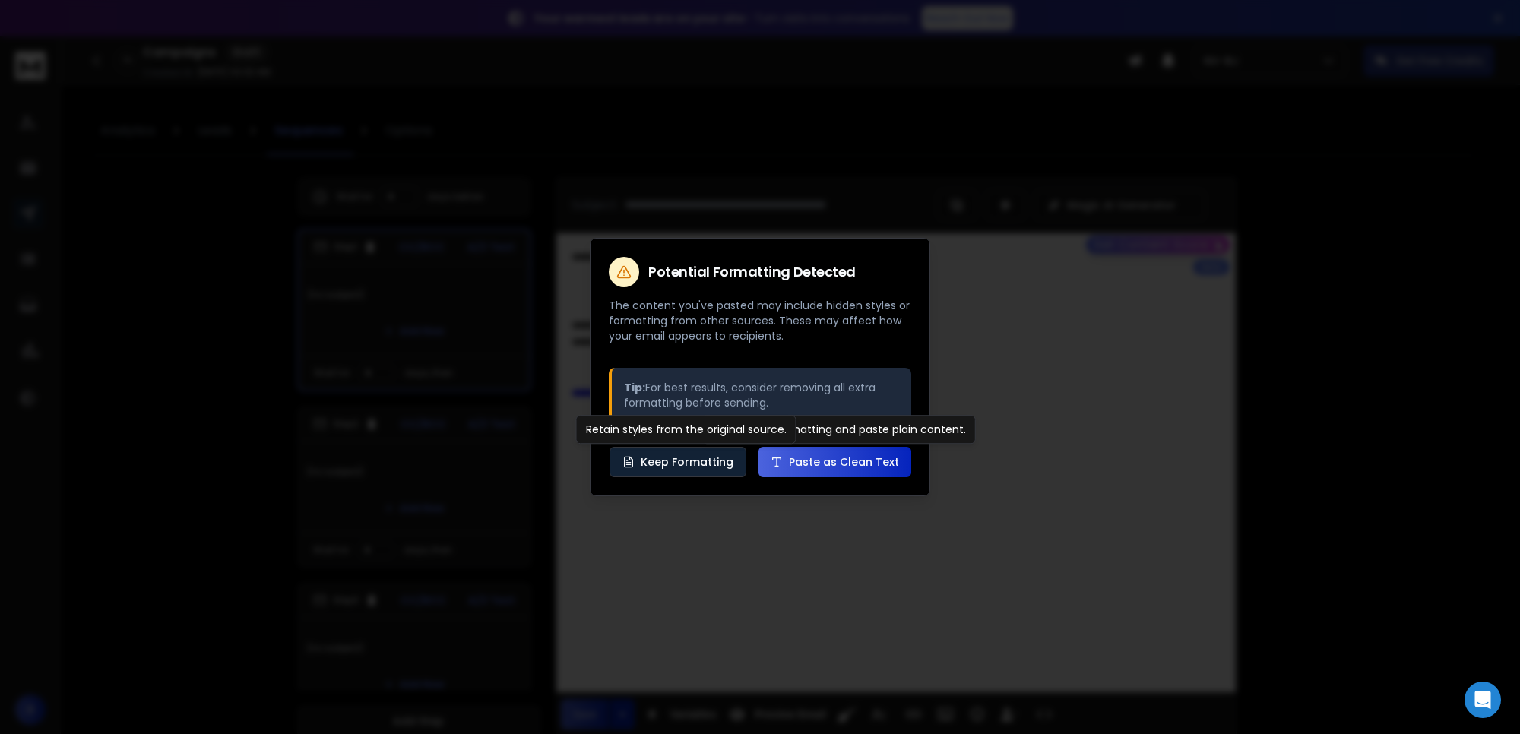
click at [718, 462] on button "Keep Formatting" at bounding box center [677, 462] width 137 height 30
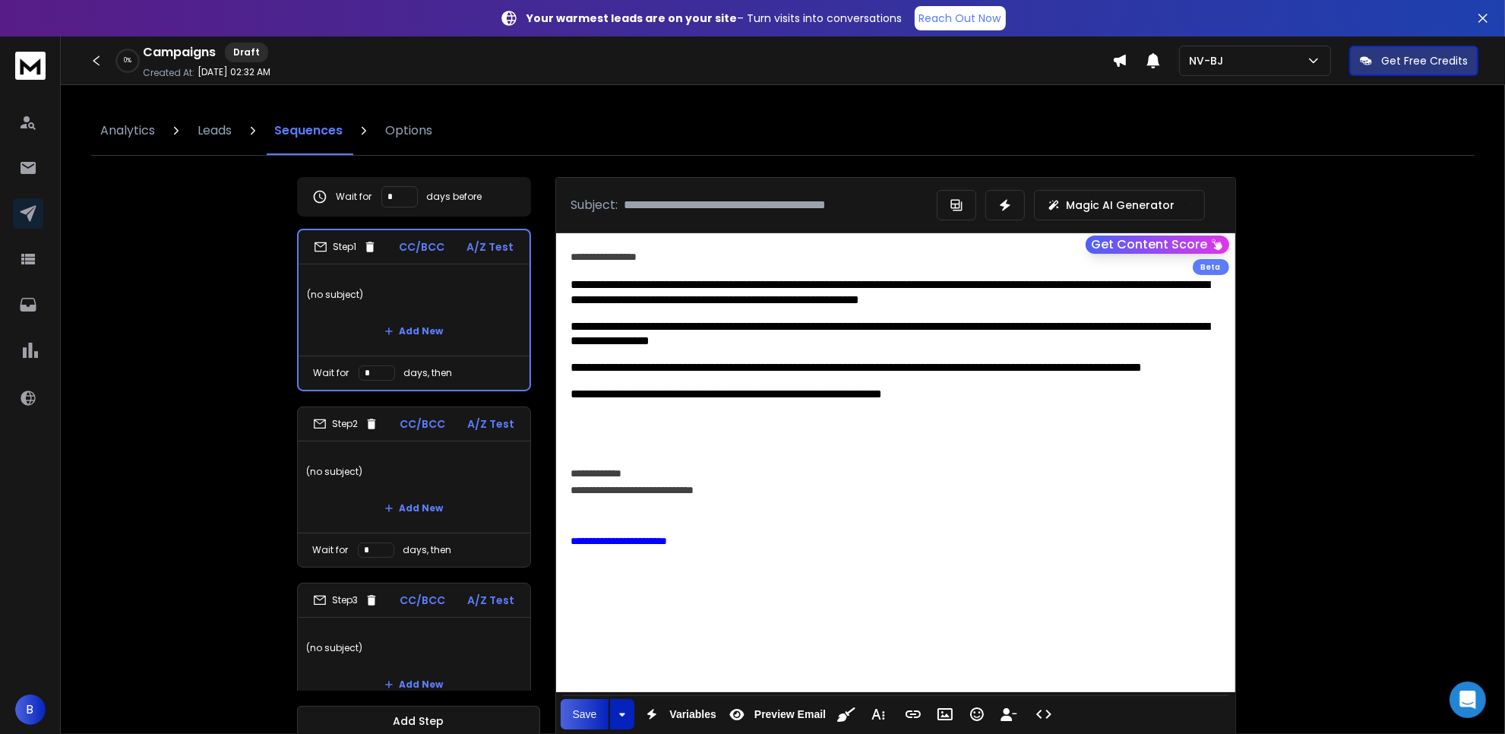
click at [572, 302] on span "**********" at bounding box center [890, 292] width 639 height 26
click at [587, 448] on div at bounding box center [895, 439] width 649 height 17
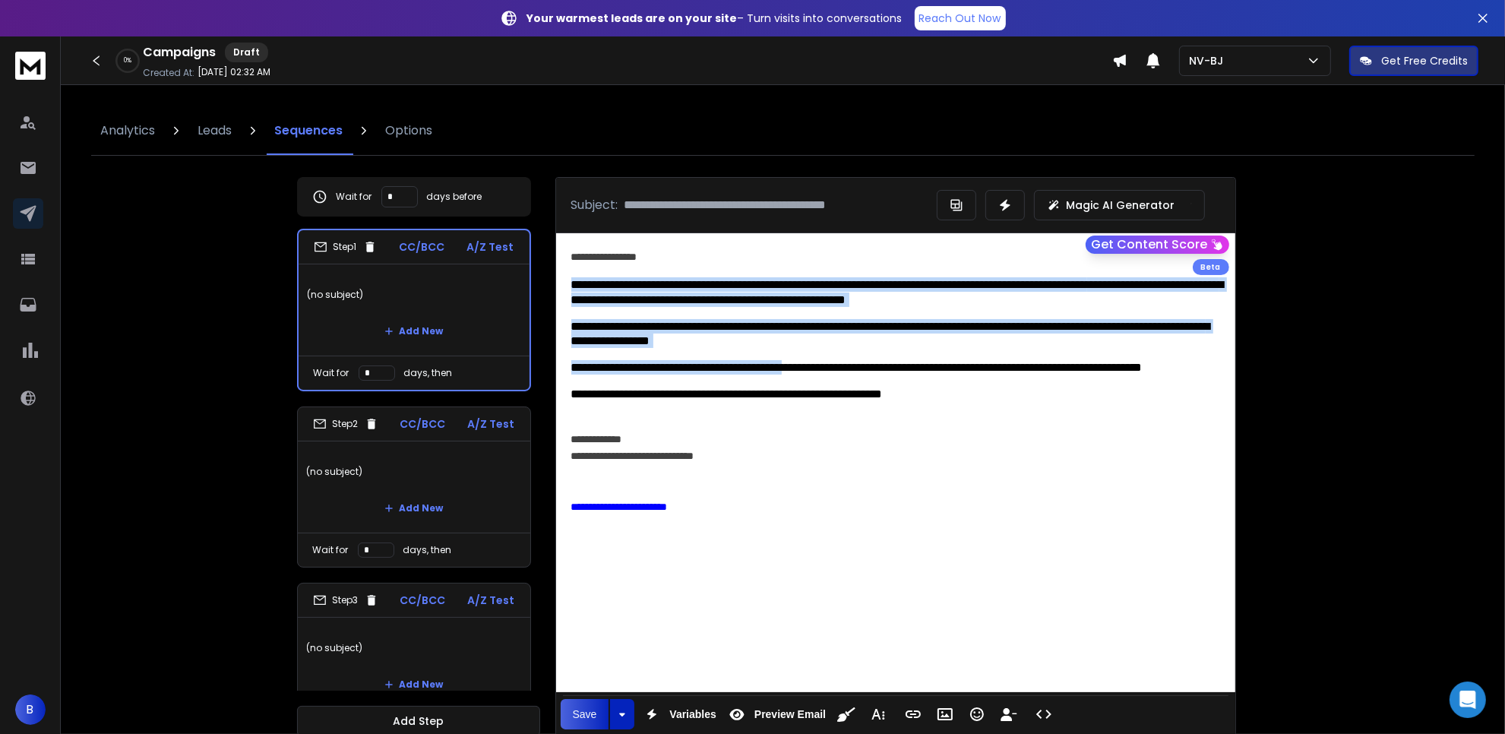
drag, startPoint x: 571, startPoint y: 283, endPoint x: 823, endPoint y: 359, distance: 262.5
click at [823, 359] on b "**********" at bounding box center [895, 339] width 649 height 124
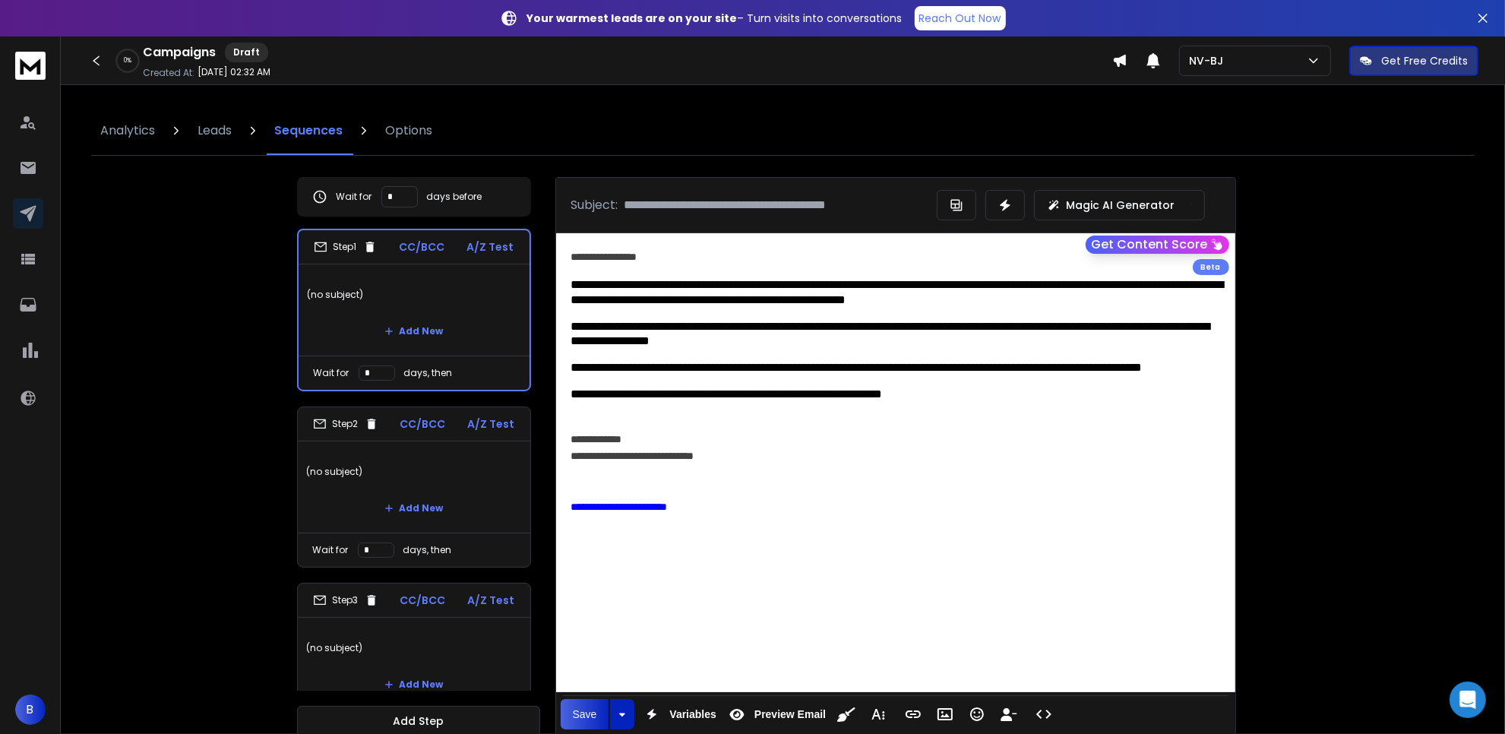
click at [1032, 559] on div "**********" at bounding box center [895, 453] width 679 height 441
click at [705, 464] on div "**********" at bounding box center [895, 456] width 648 height 17
drag, startPoint x: 730, startPoint y: 471, endPoint x: 679, endPoint y: 465, distance: 51.3
click at [679, 464] on div "**********" at bounding box center [895, 456] width 648 height 17
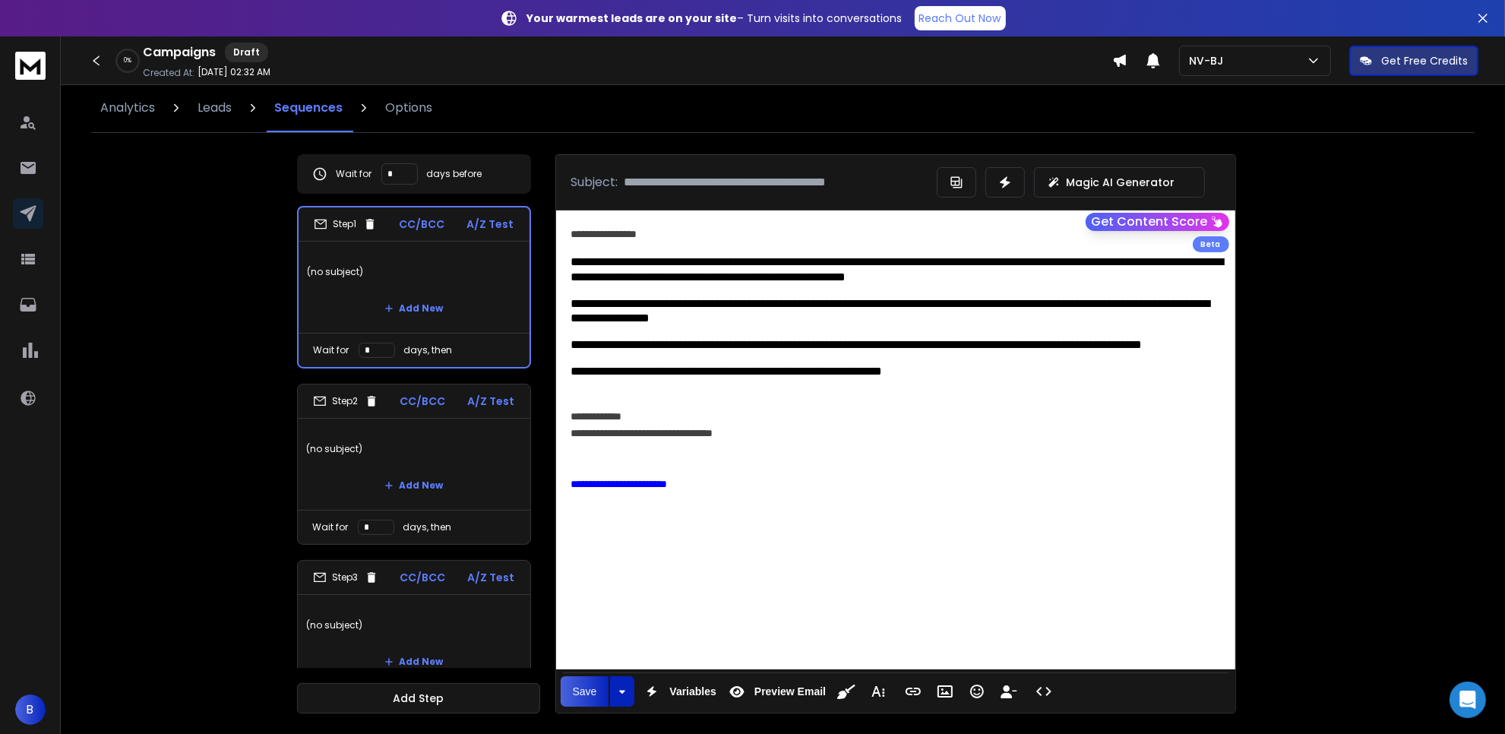
scroll to position [29, 0]
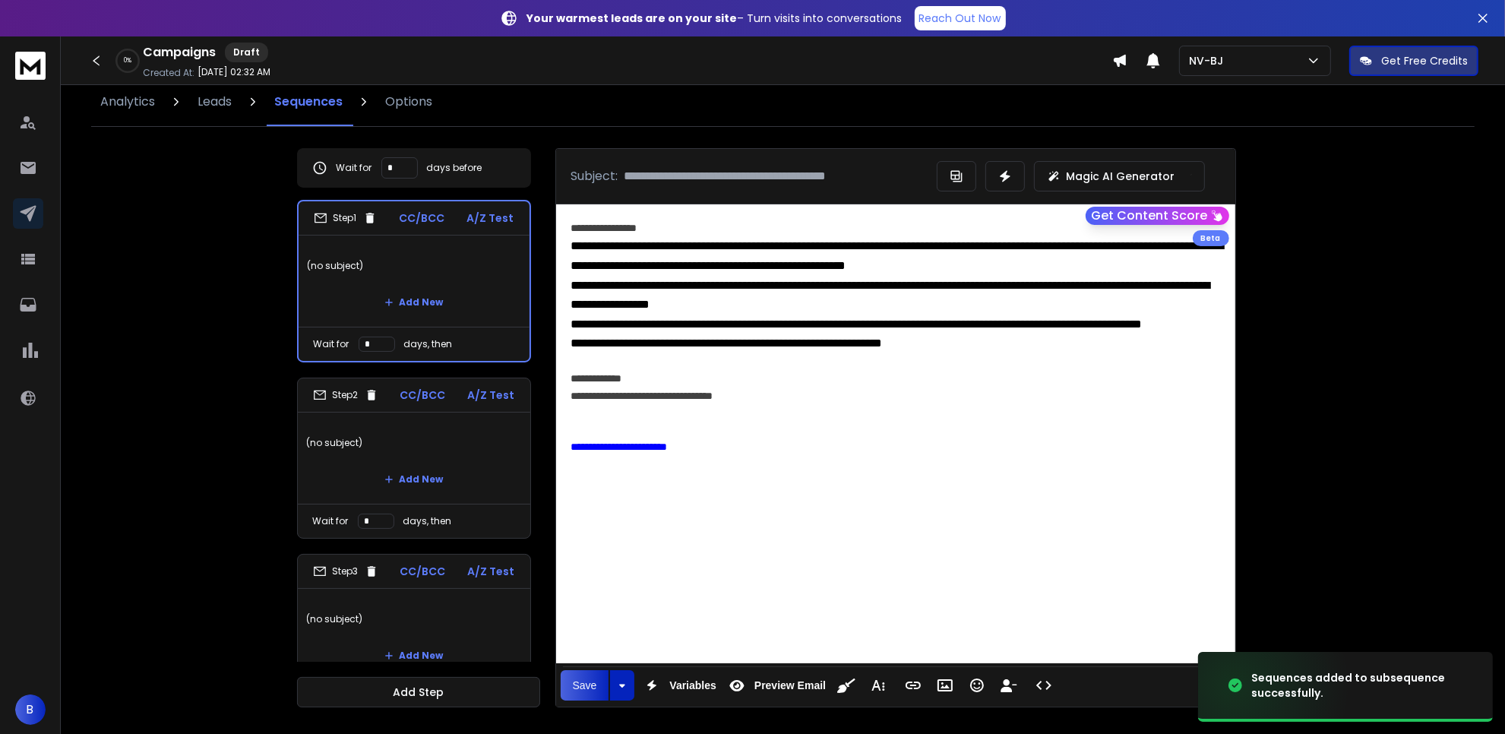
click at [571, 248] on span "**********" at bounding box center [829, 245] width 516 height 11
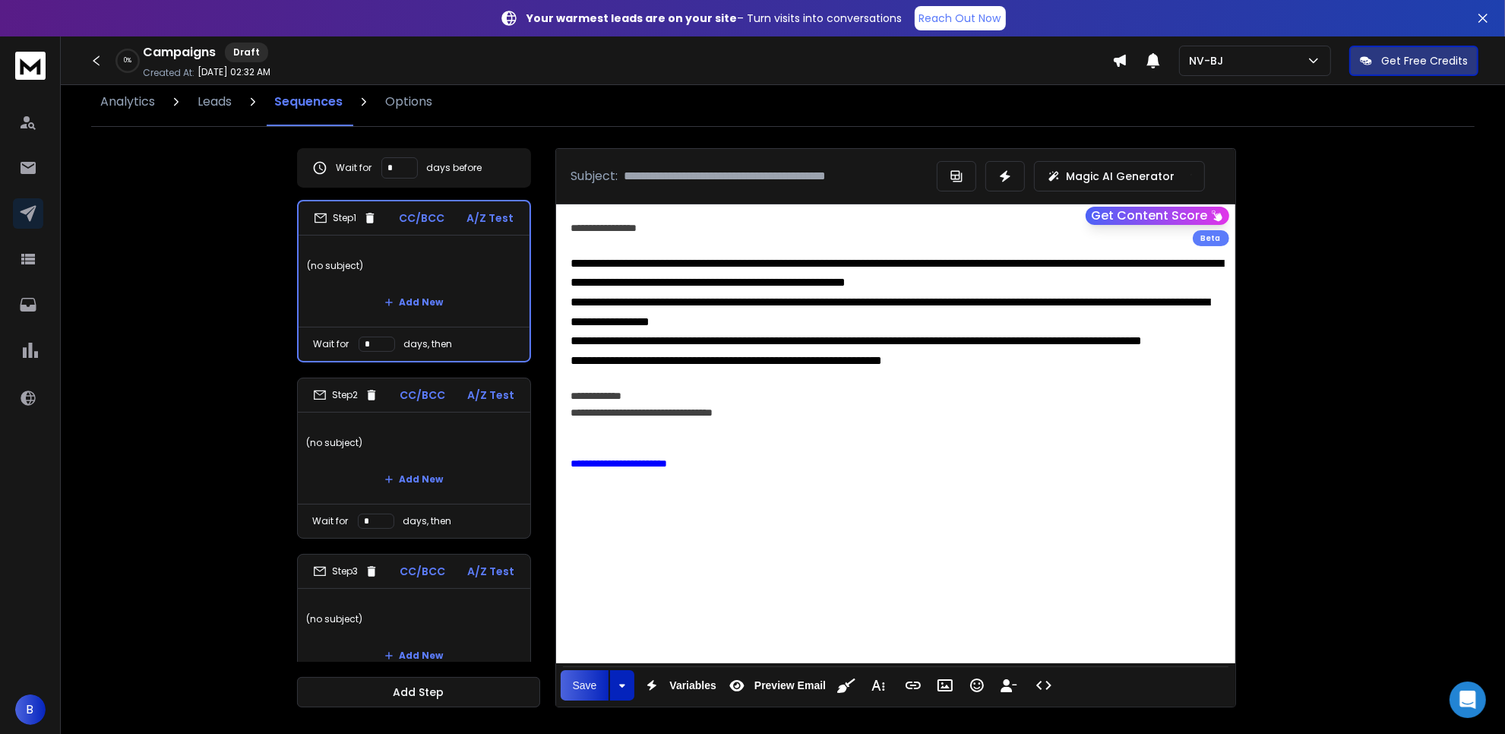
click at [571, 301] on span "**********" at bounding box center [890, 311] width 639 height 31
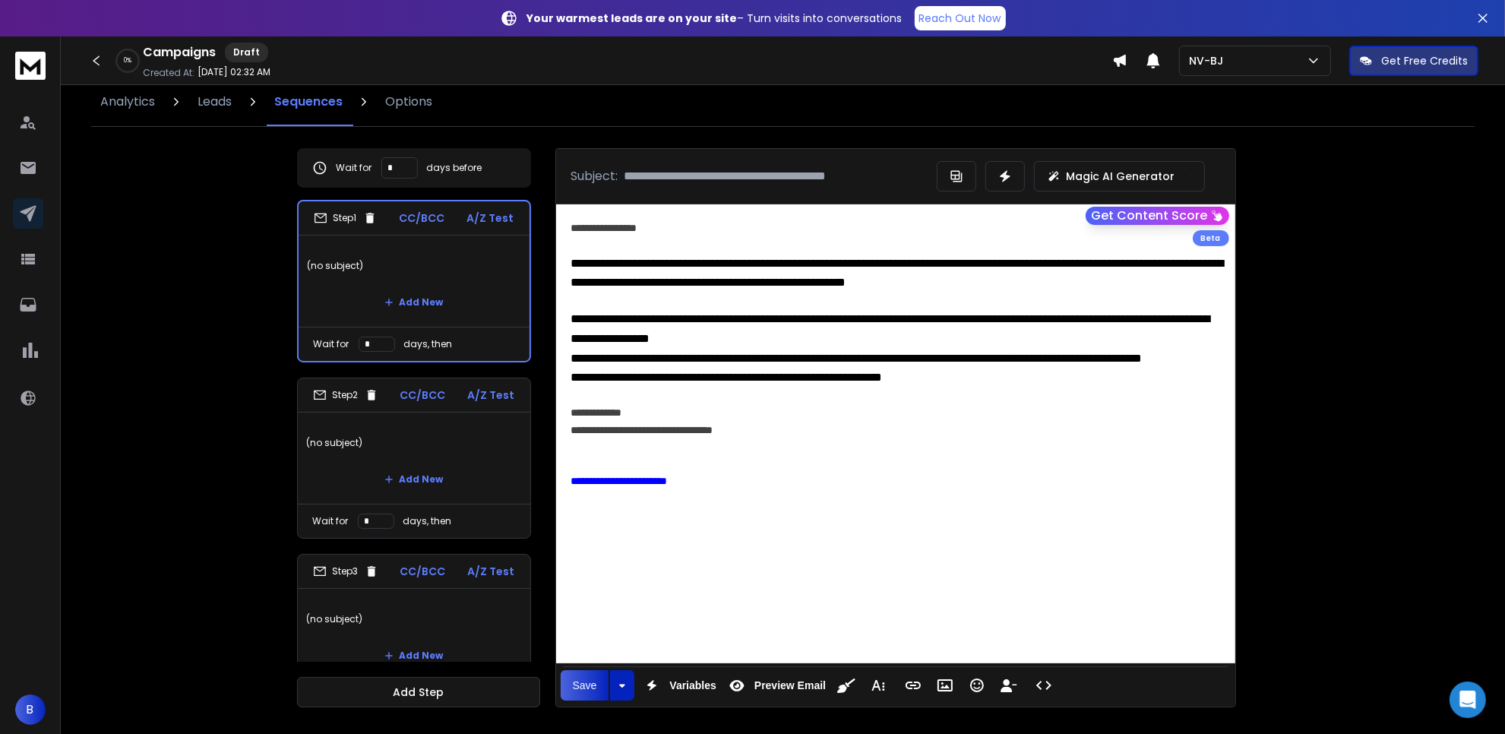
click at [571, 357] on span "**********" at bounding box center [856, 358] width 571 height 11
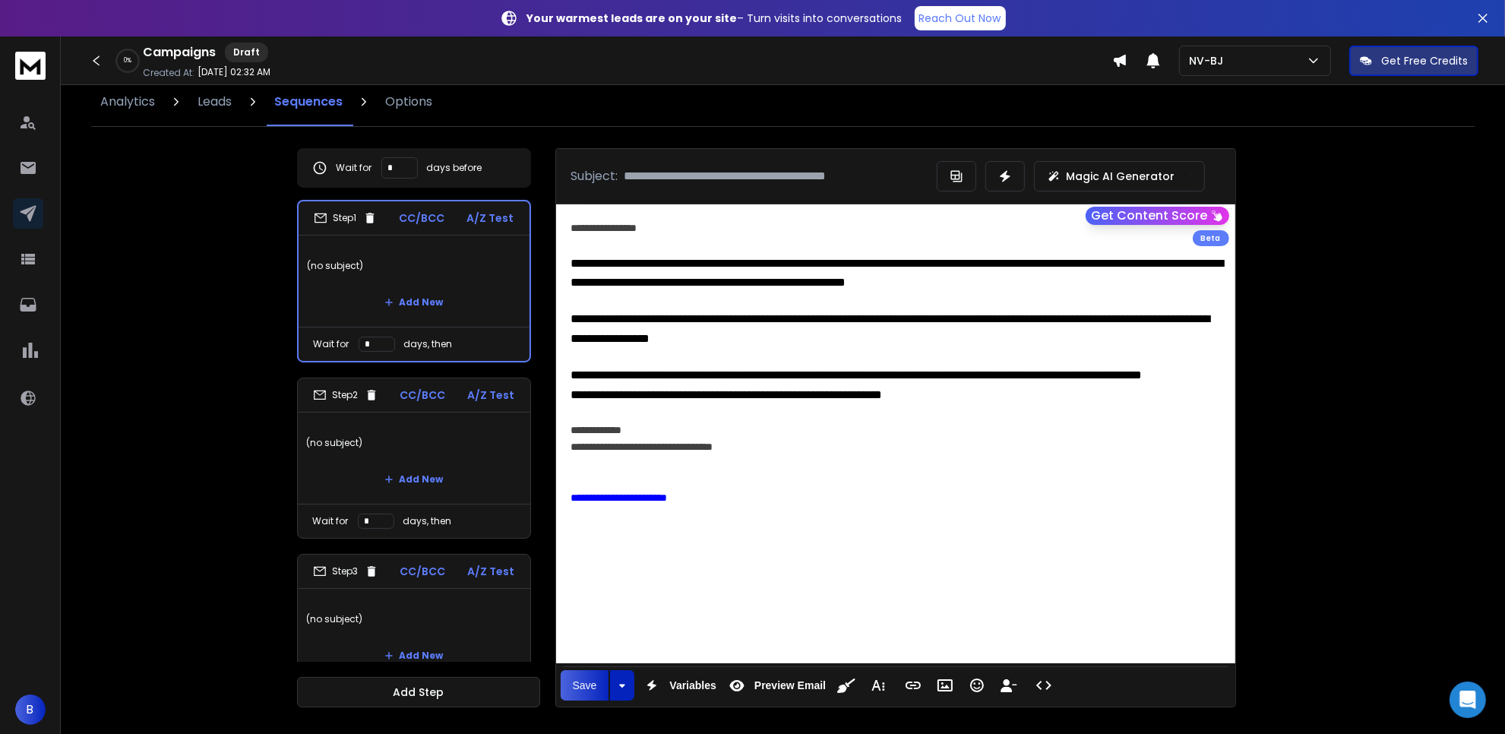
click at [570, 413] on div "**********" at bounding box center [895, 424] width 679 height 441
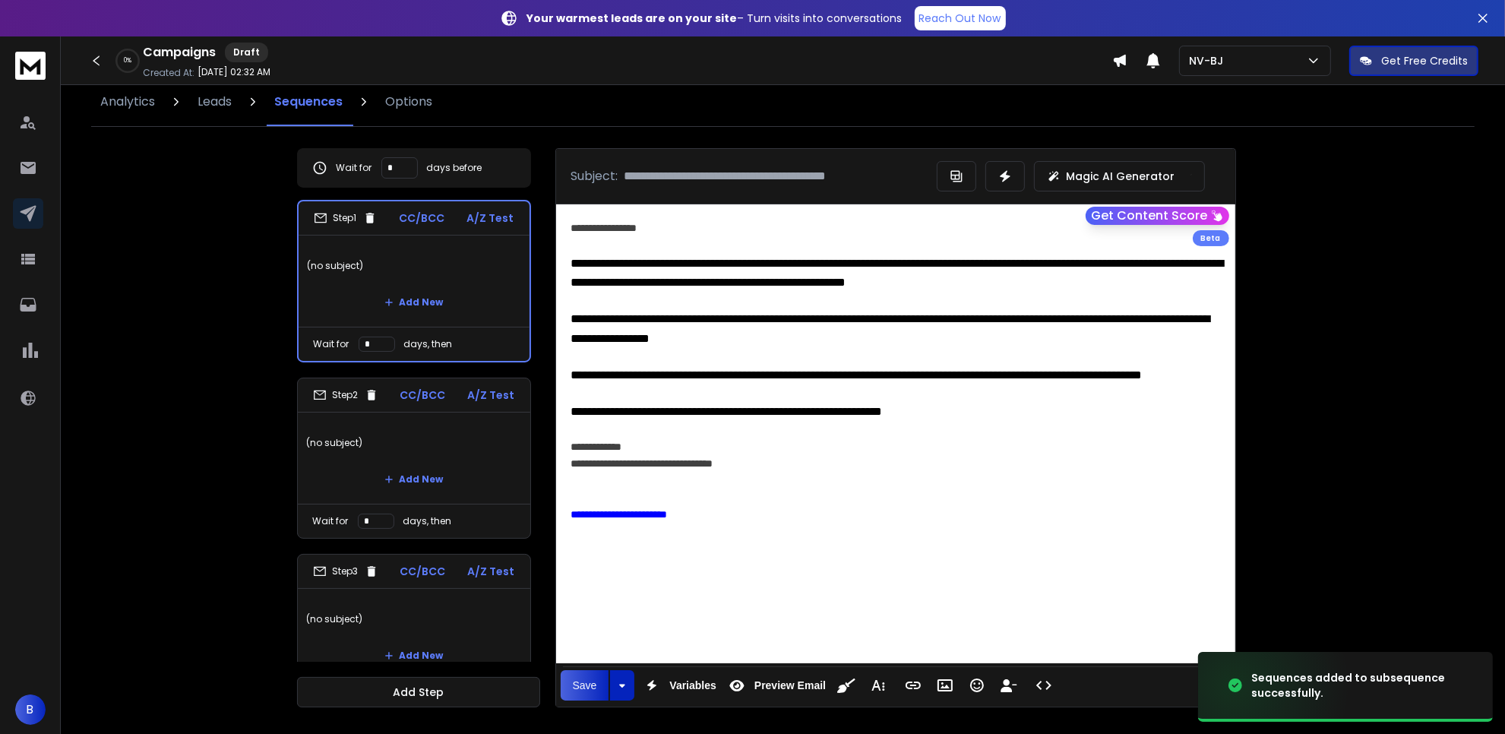
click at [467, 465] on div "Add New" at bounding box center [414, 479] width 214 height 30
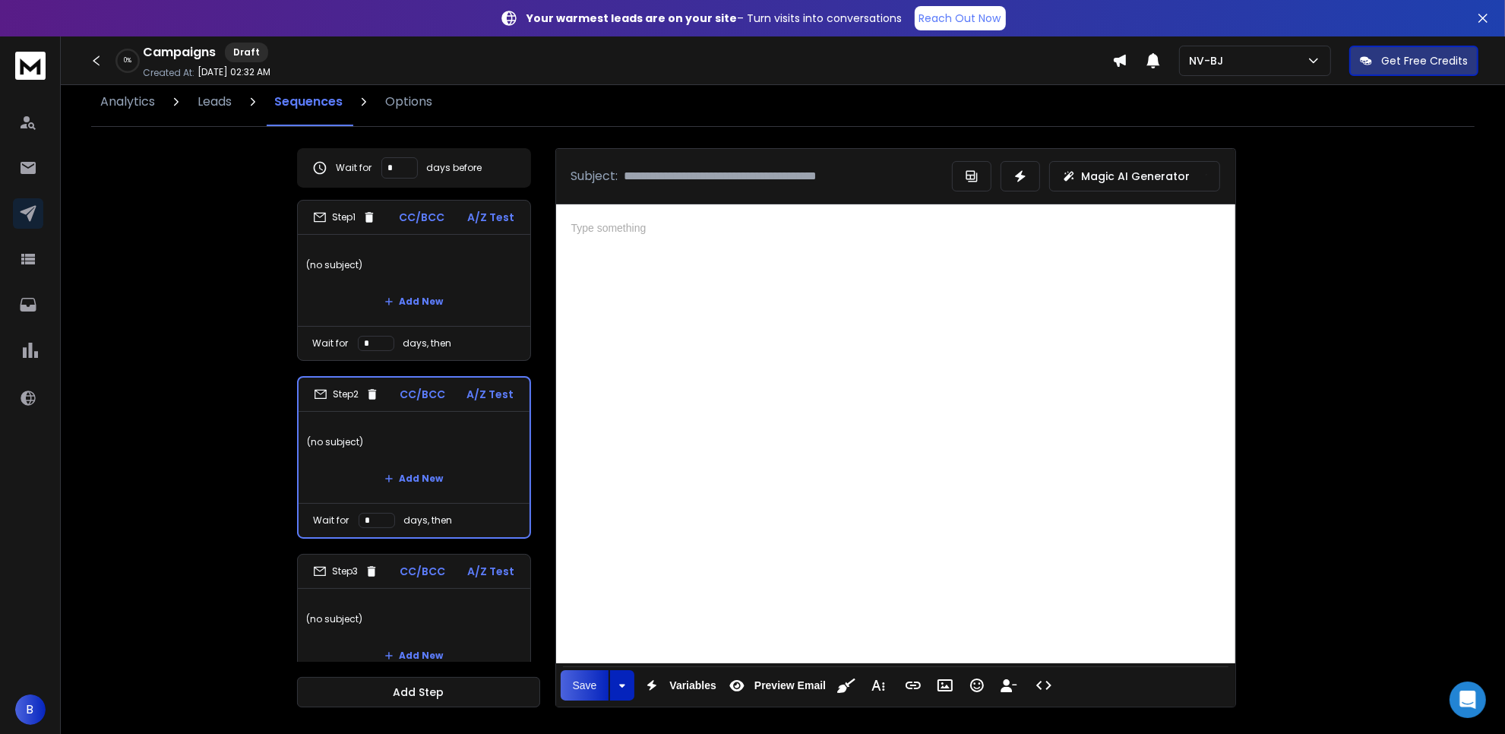
click at [950, 171] on div "Subject: Magic AI Generator" at bounding box center [895, 176] width 679 height 55
click at [960, 169] on button at bounding box center [972, 176] width 40 height 30
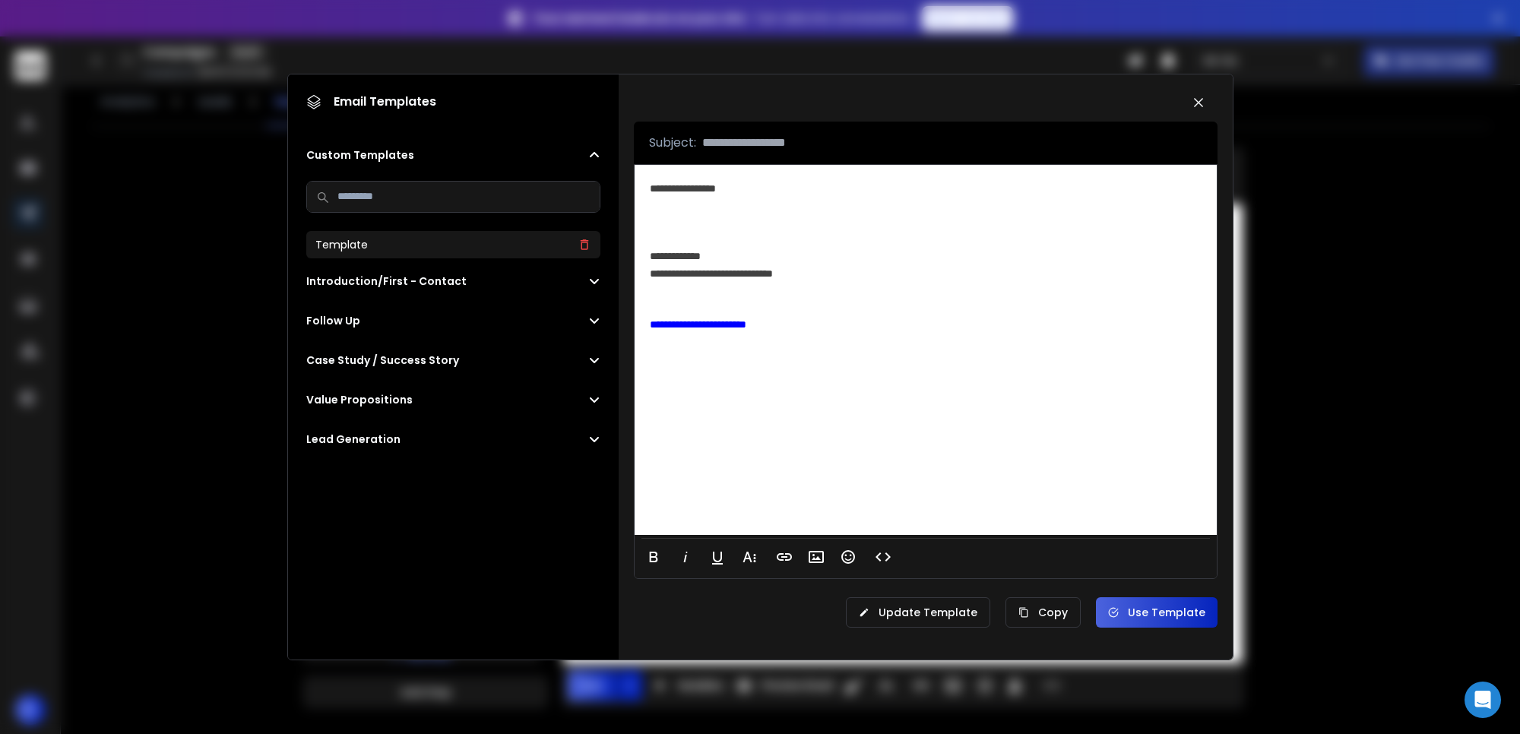
click at [1123, 608] on button "Use Template" at bounding box center [1157, 612] width 122 height 30
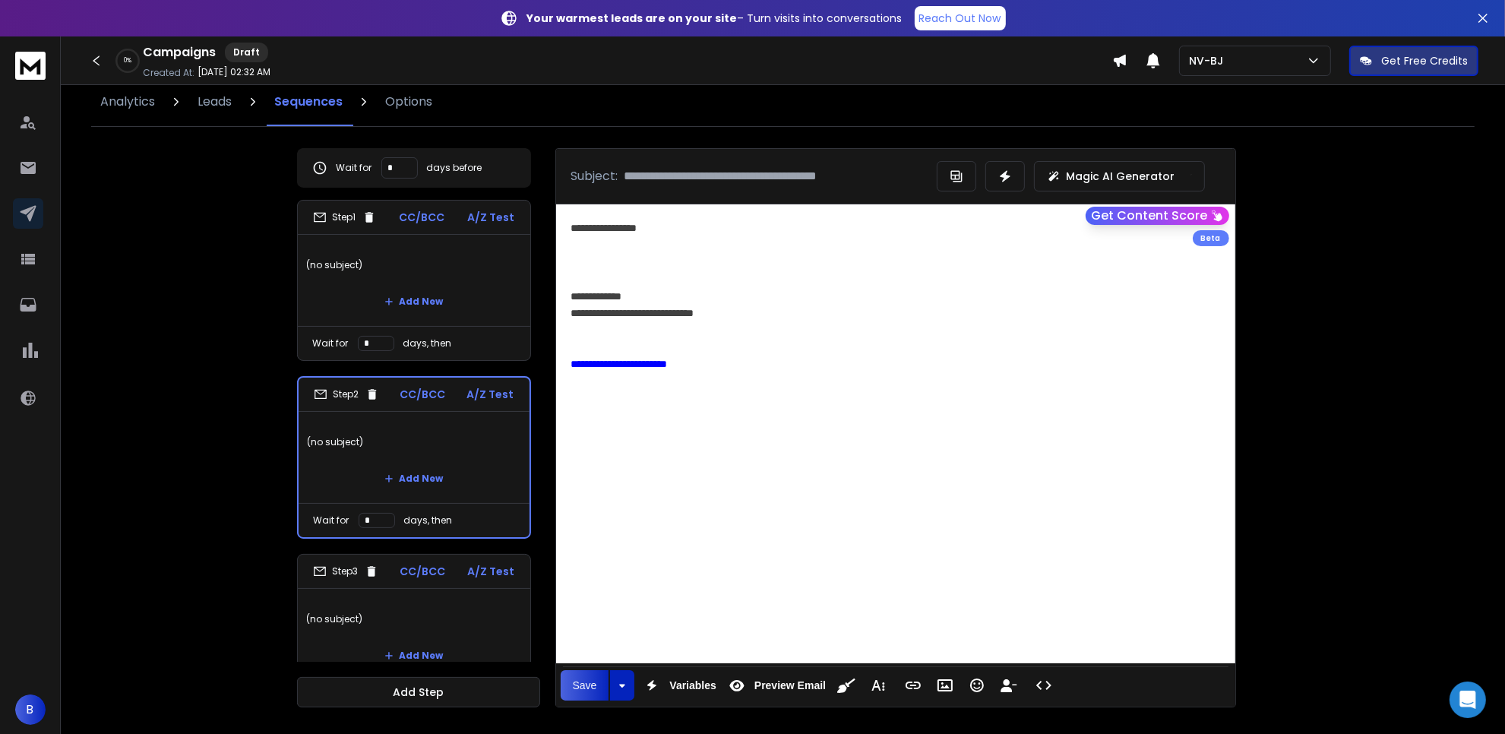
click at [581, 256] on div at bounding box center [895, 262] width 649 height 17
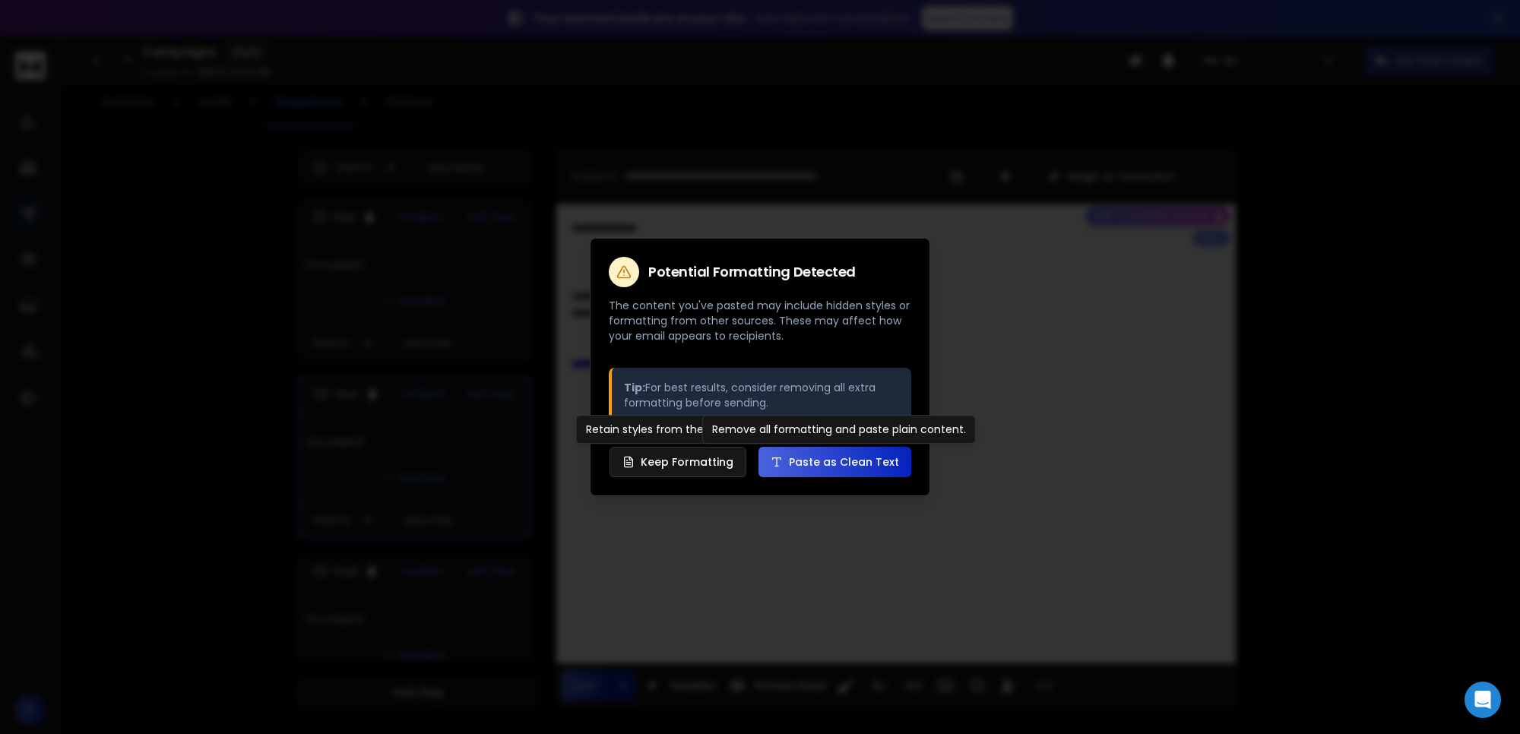
click at [811, 457] on button "Paste as Clean Text" at bounding box center [834, 462] width 153 height 30
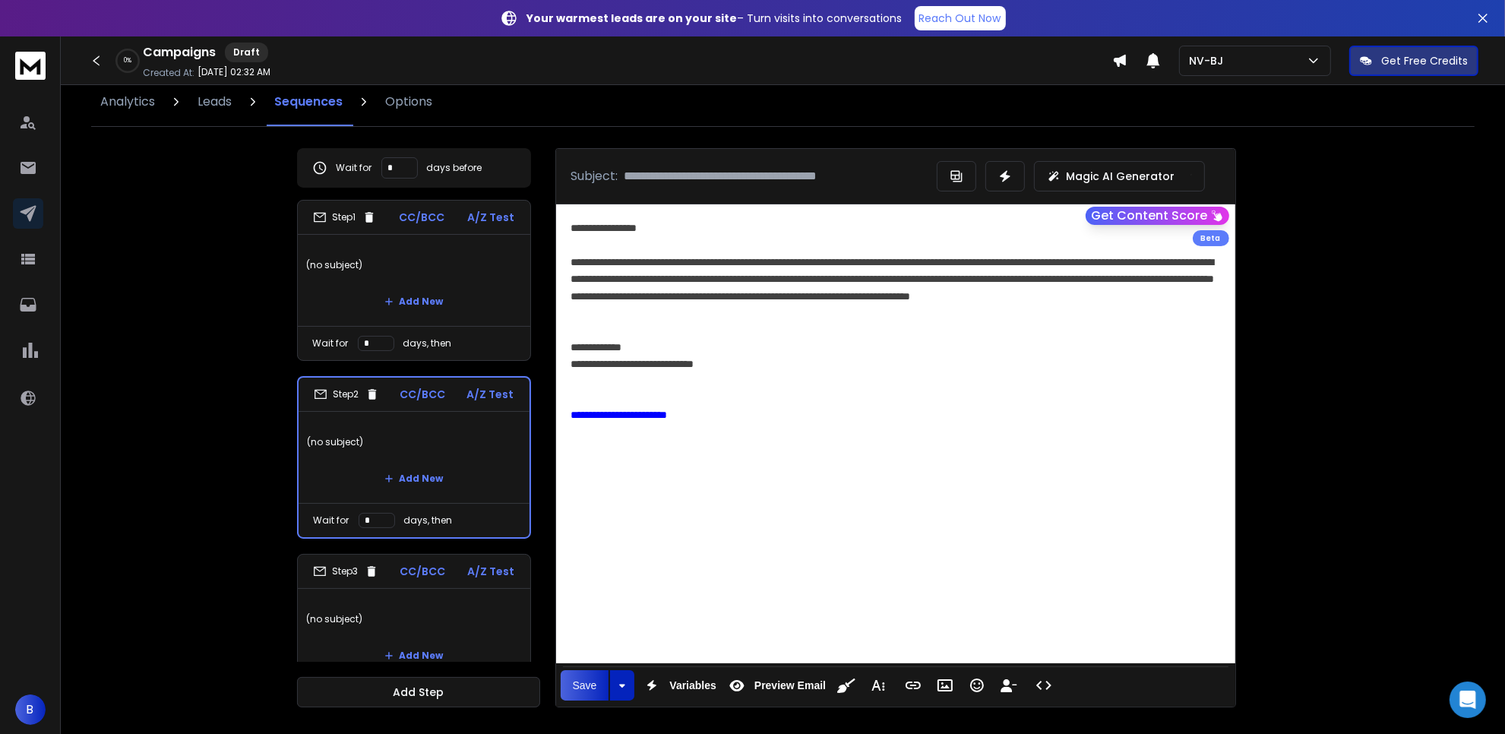
drag, startPoint x: 574, startPoint y: 247, endPoint x: 589, endPoint y: 248, distance: 14.5
click at [576, 247] on div at bounding box center [895, 244] width 649 height 17
click at [477, 279] on p "(no subject)" at bounding box center [414, 265] width 214 height 43
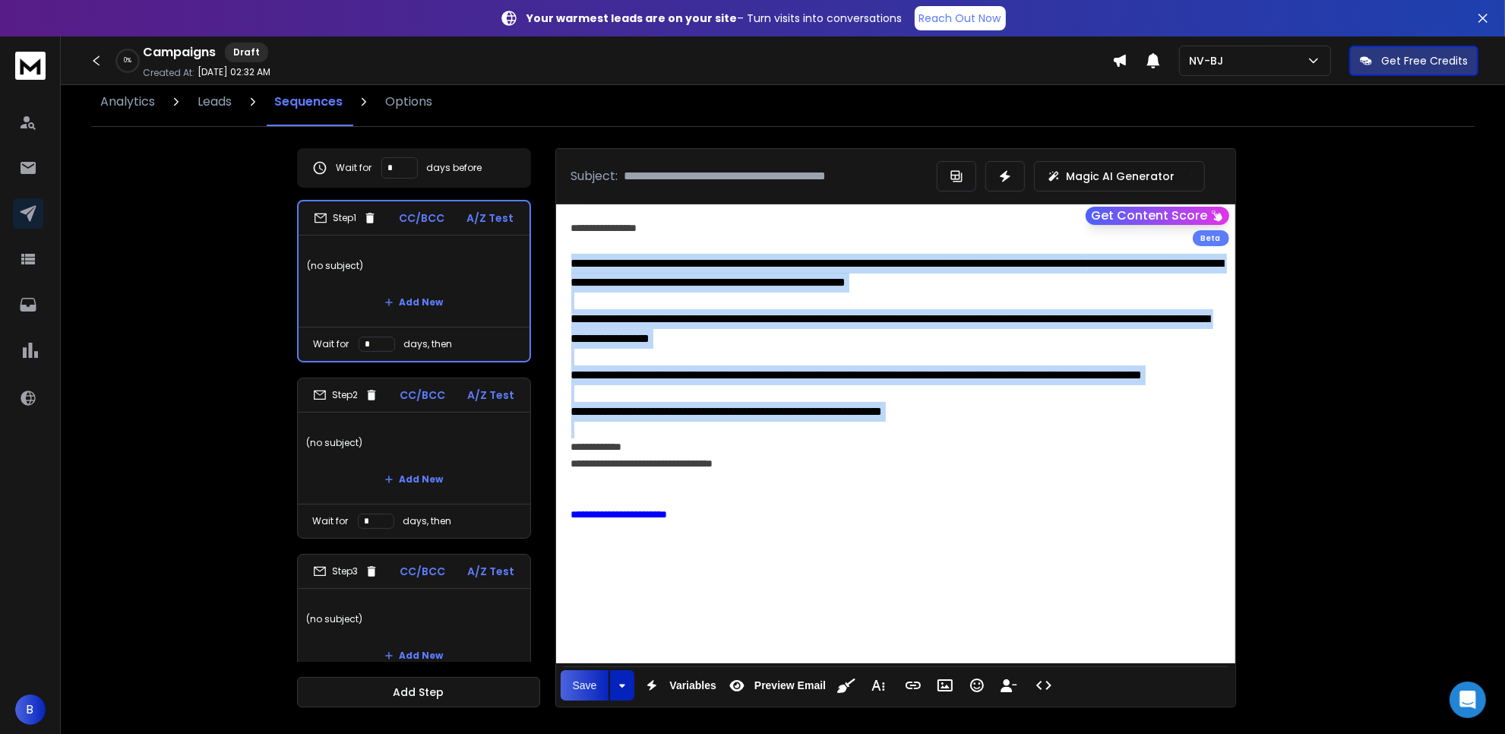
drag, startPoint x: 571, startPoint y: 263, endPoint x: 980, endPoint y: 449, distance: 449.2
click at [980, 449] on div "**********" at bounding box center [895, 424] width 679 height 441
copy b "**********"
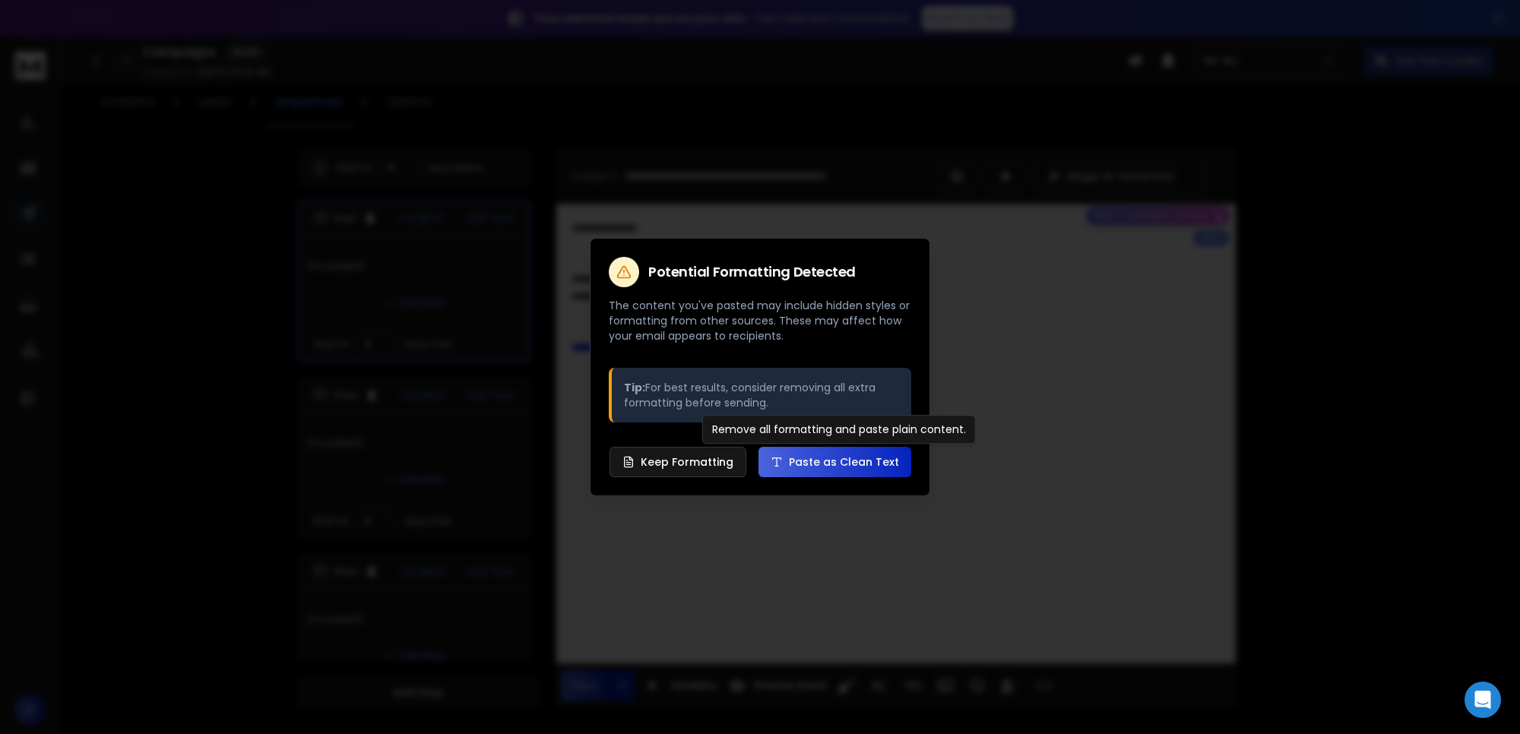
click at [814, 461] on button "Paste as Clean Text" at bounding box center [834, 462] width 153 height 30
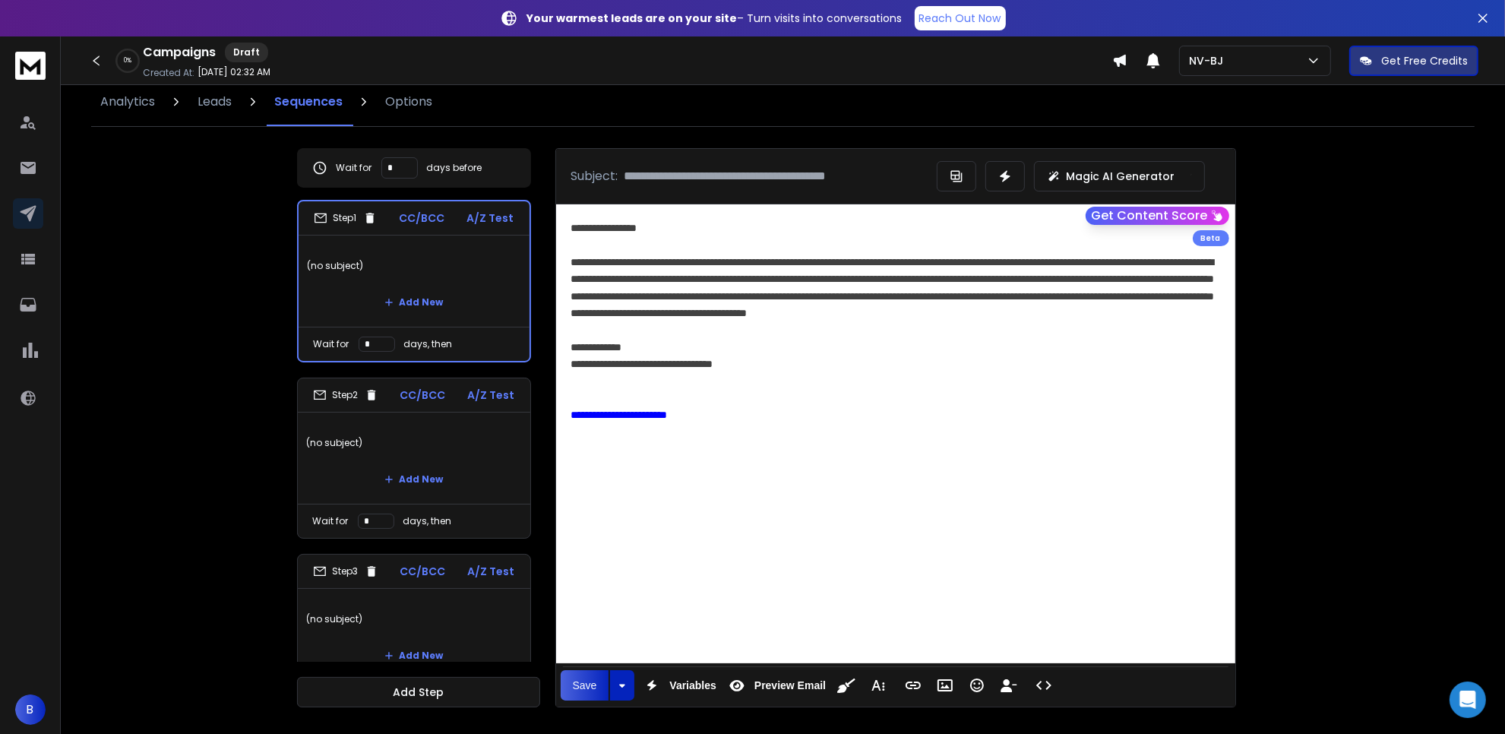
click at [901, 279] on div "**********" at bounding box center [895, 296] width 648 height 85
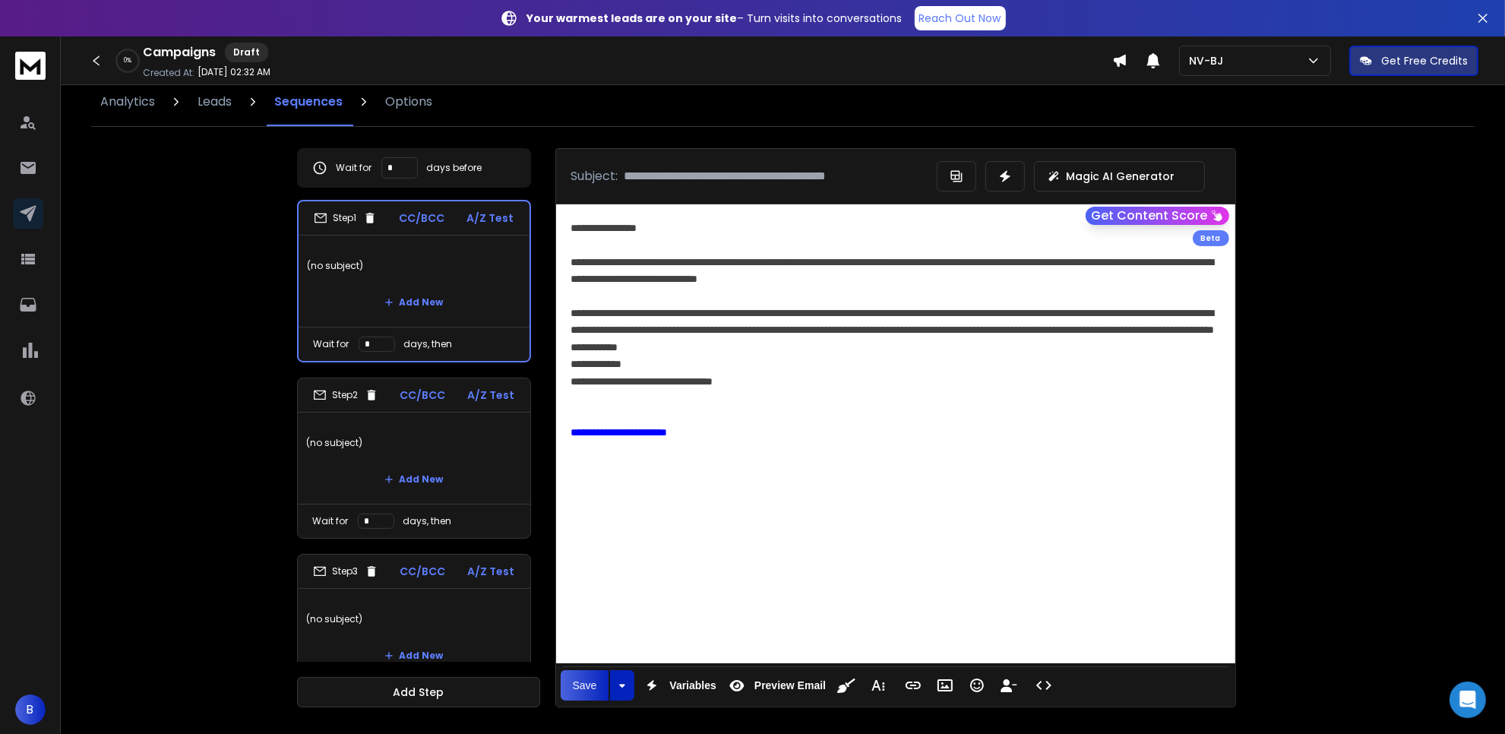
click at [699, 328] on div "**********" at bounding box center [895, 330] width 648 height 51
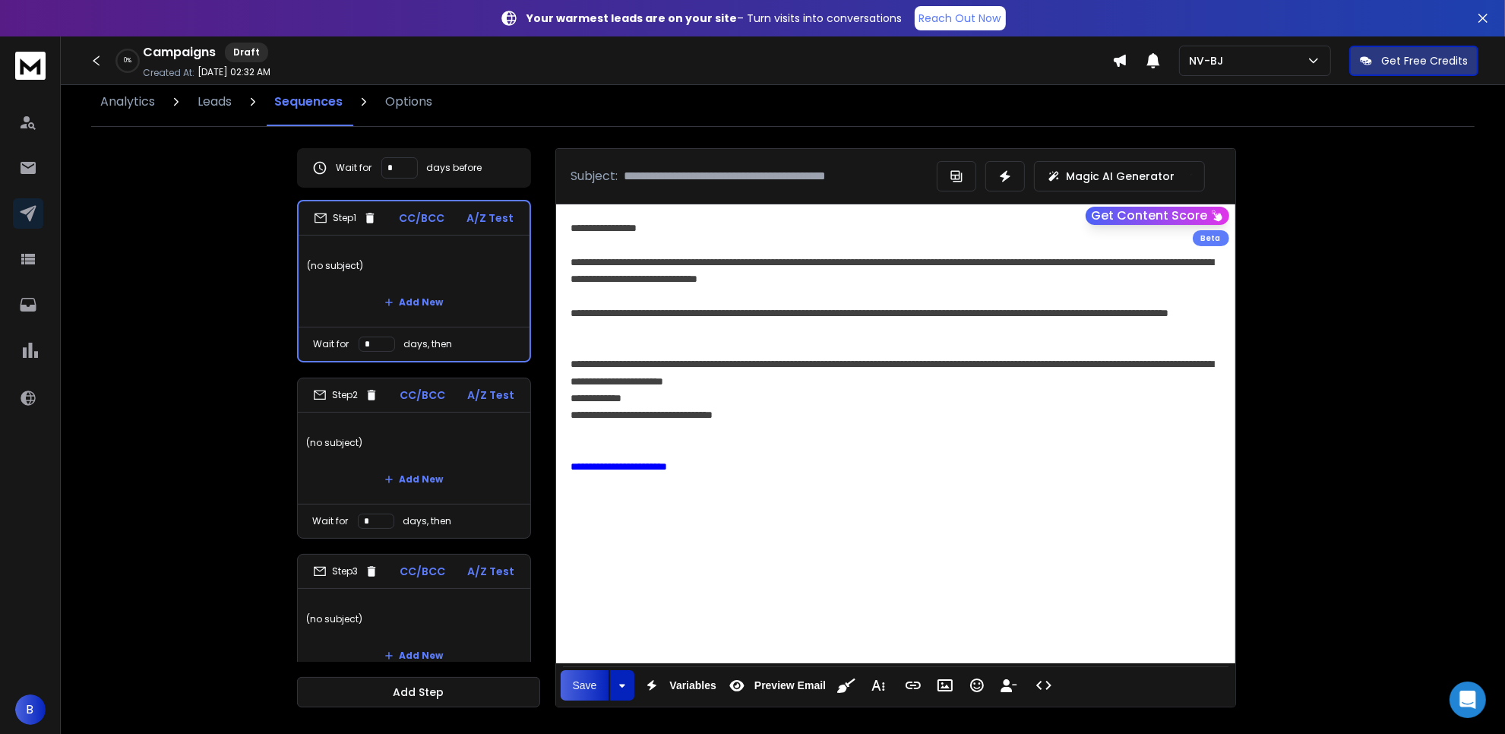
drag, startPoint x: 1182, startPoint y: 362, endPoint x: 1212, endPoint y: 365, distance: 29.7
click at [1183, 363] on div "**********" at bounding box center [895, 373] width 648 height 34
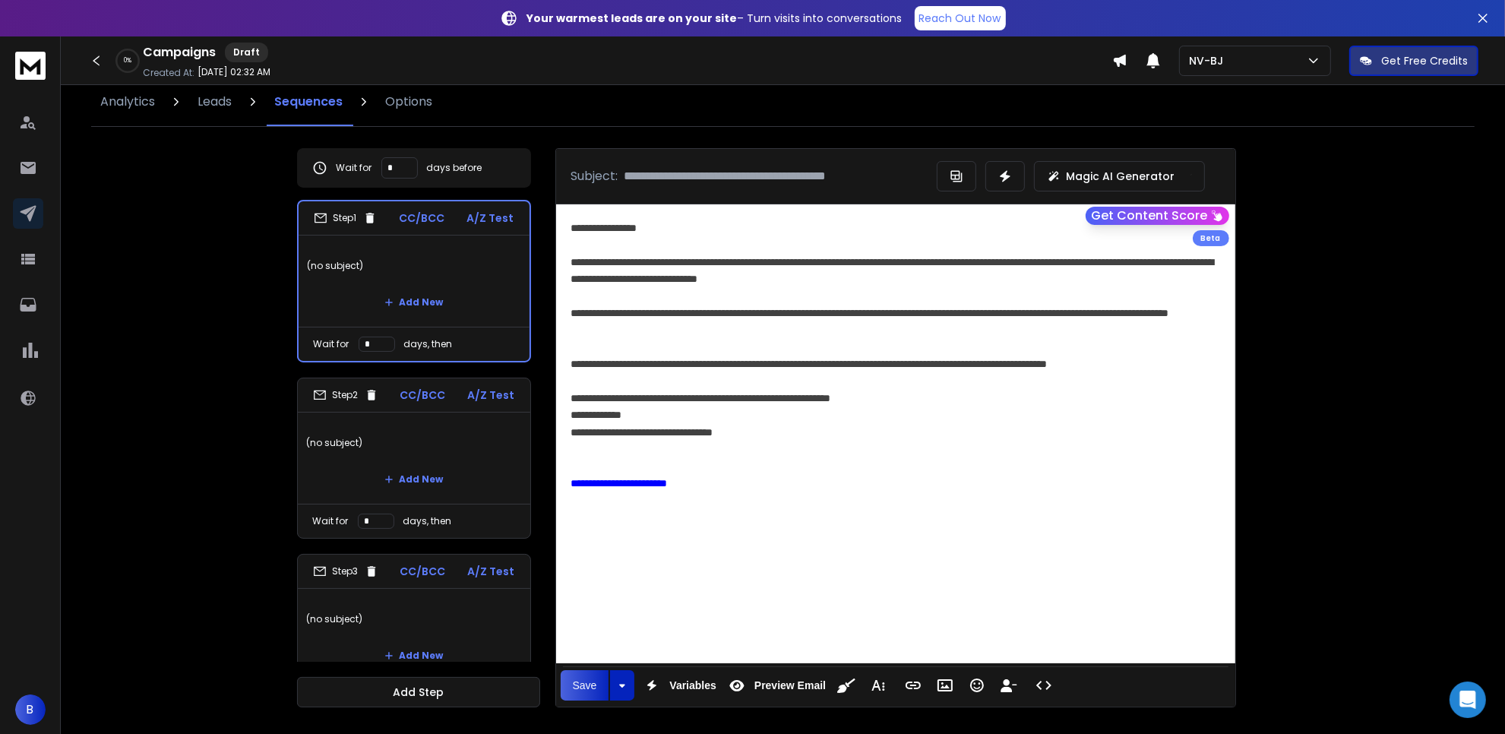
click at [568, 412] on div "**********" at bounding box center [895, 424] width 679 height 441
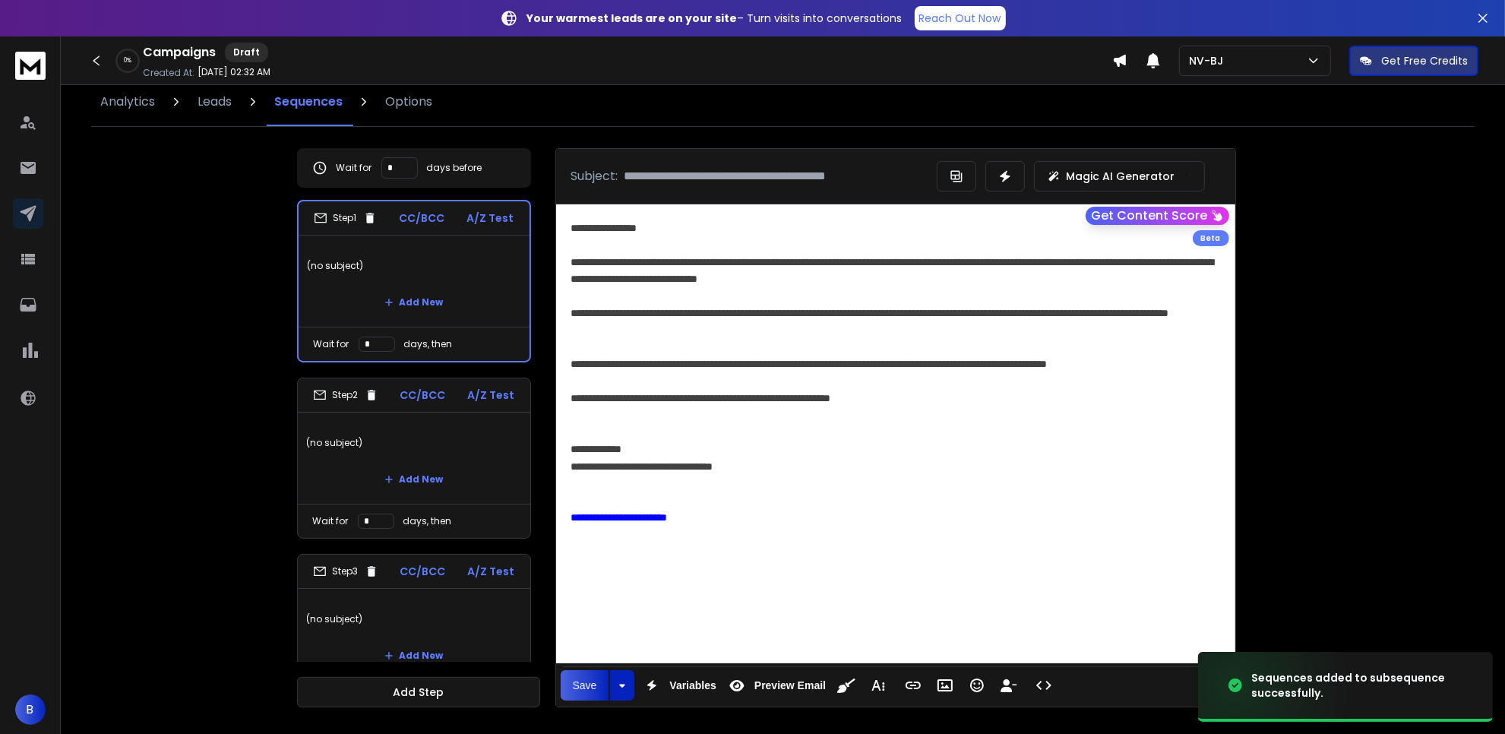
click at [484, 271] on p "(no subject)" at bounding box center [414, 266] width 213 height 43
click at [465, 456] on p "(no subject)" at bounding box center [414, 443] width 214 height 43
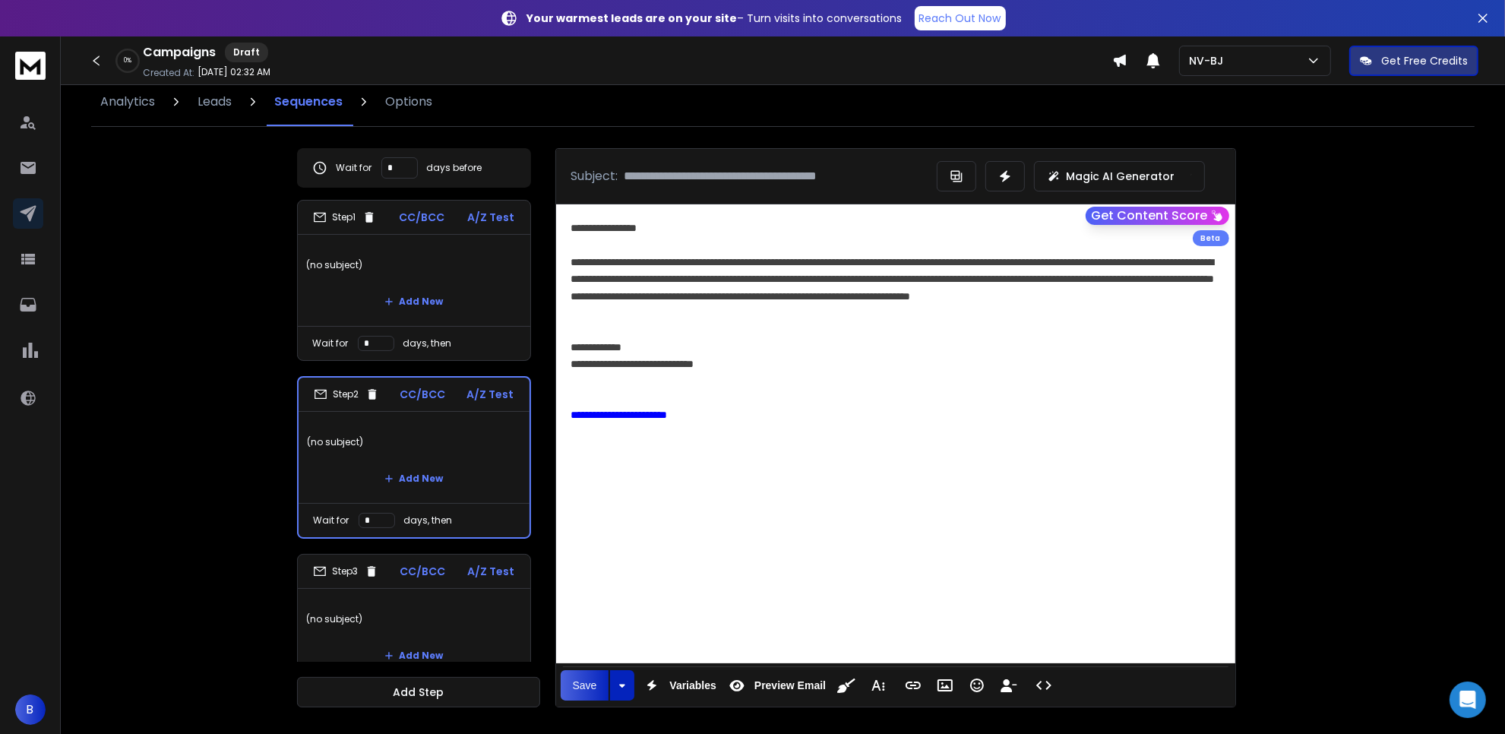
drag, startPoint x: 1049, startPoint y: 257, endPoint x: 1068, endPoint y: 255, distance: 19.9
click at [1050, 256] on div "**********" at bounding box center [895, 288] width 648 height 68
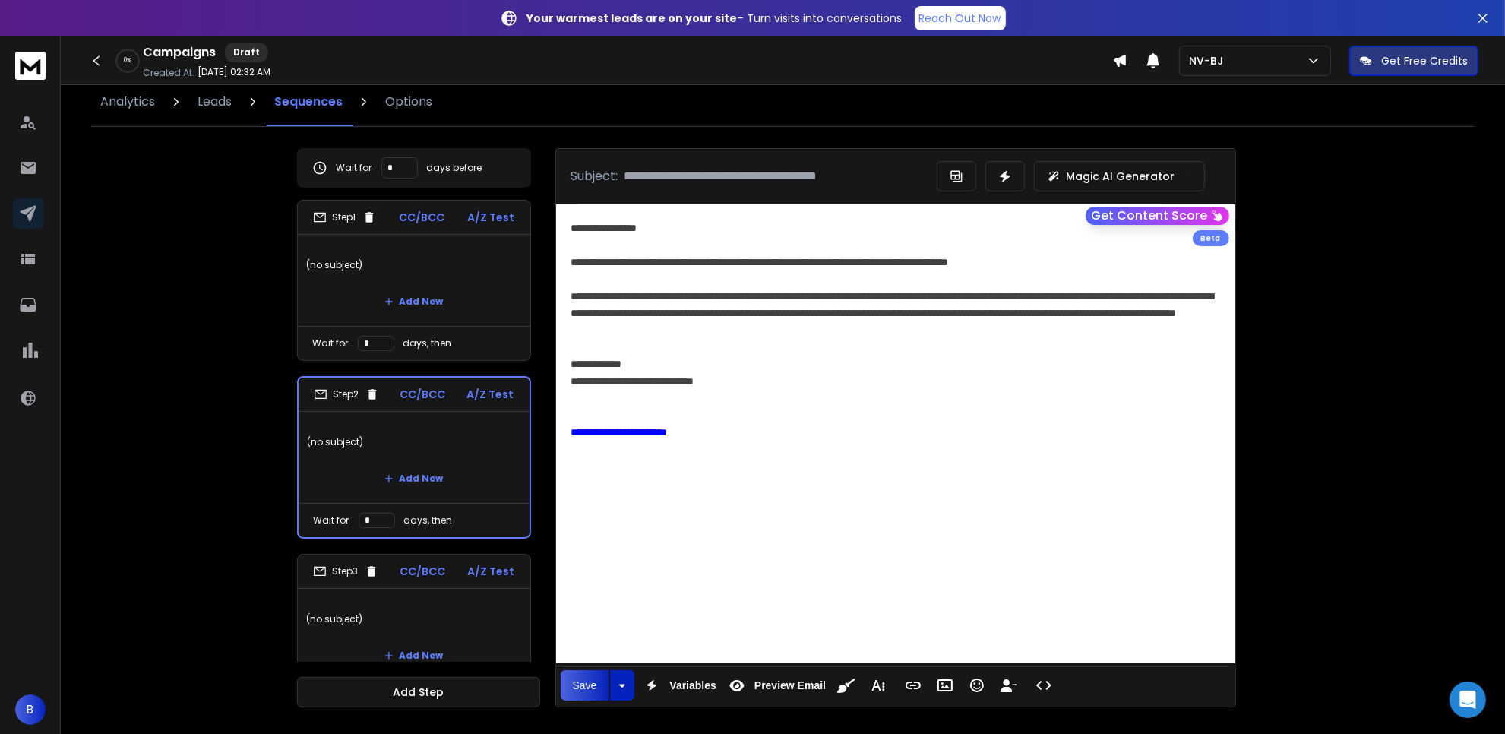
click at [624, 312] on div "**********" at bounding box center [895, 313] width 648 height 51
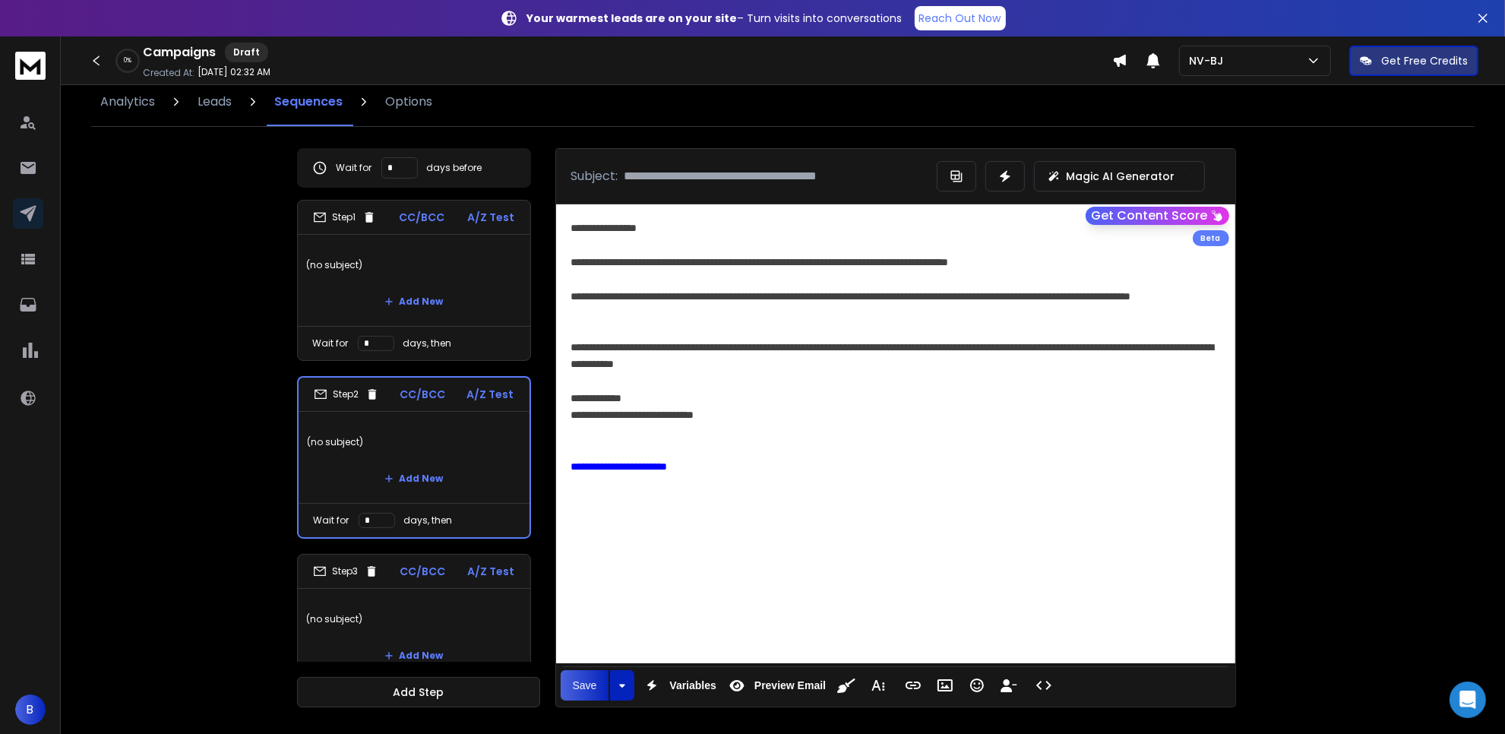
click at [1144, 342] on div "**********" at bounding box center [895, 356] width 648 height 34
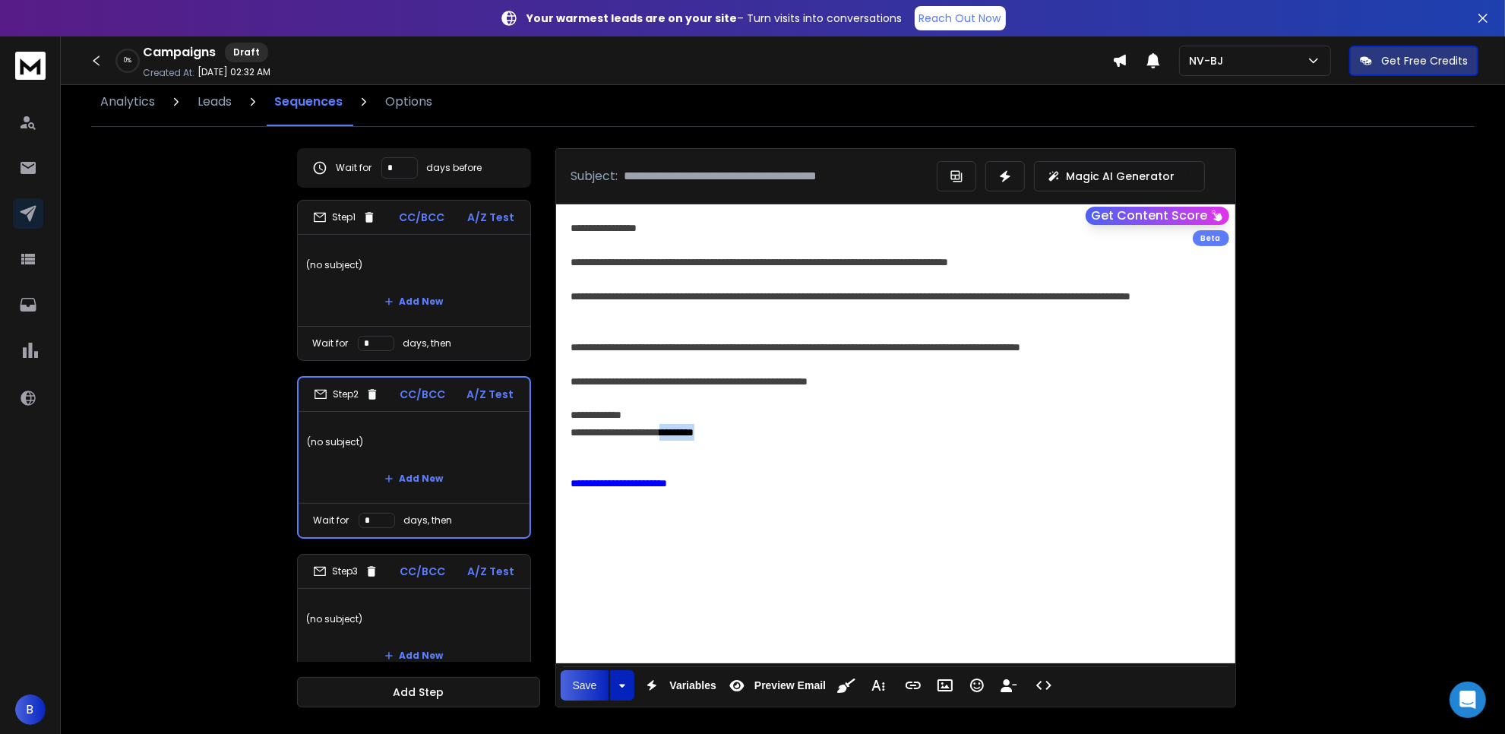
drag, startPoint x: 720, startPoint y: 434, endPoint x: 678, endPoint y: 426, distance: 42.5
click at [678, 426] on div "**********" at bounding box center [895, 432] width 648 height 17
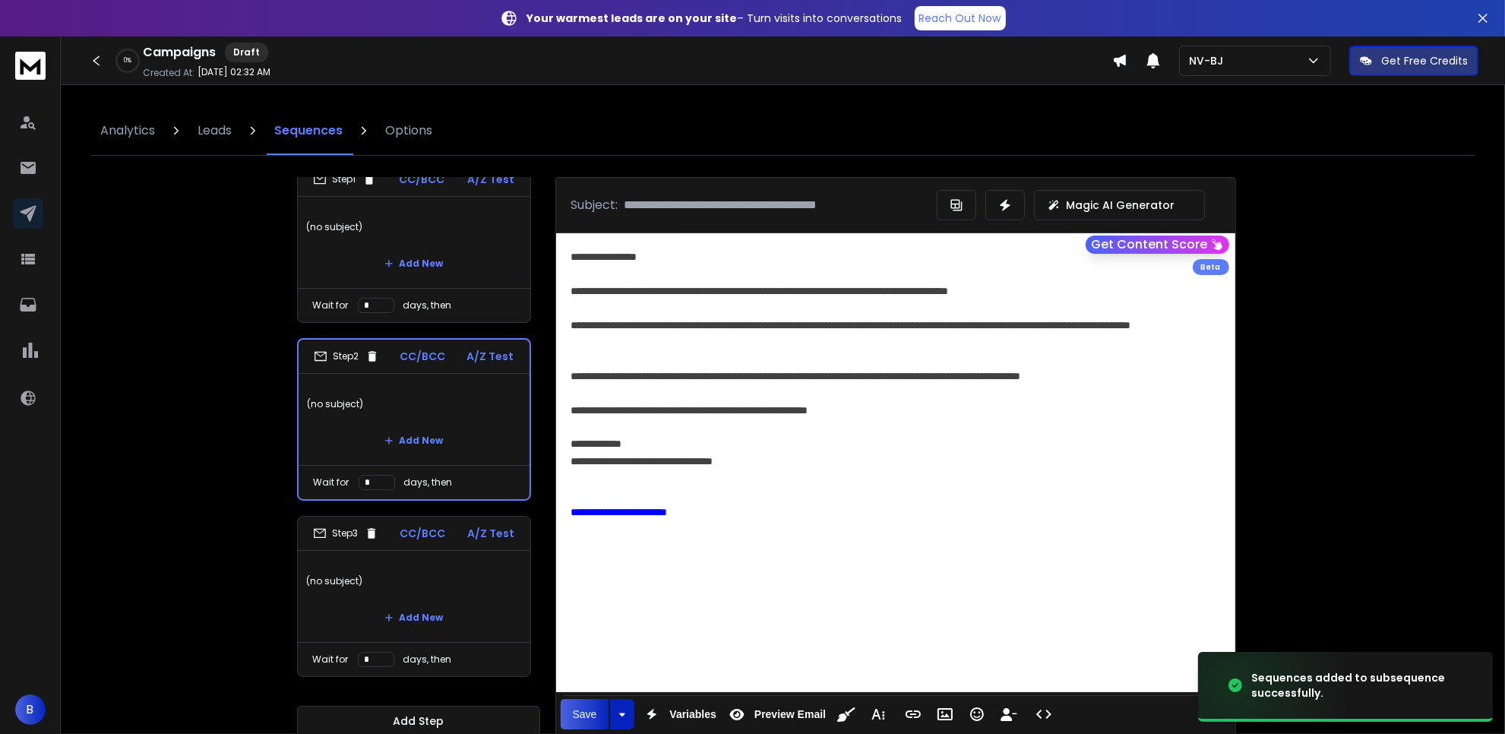
scroll to position [95, 0]
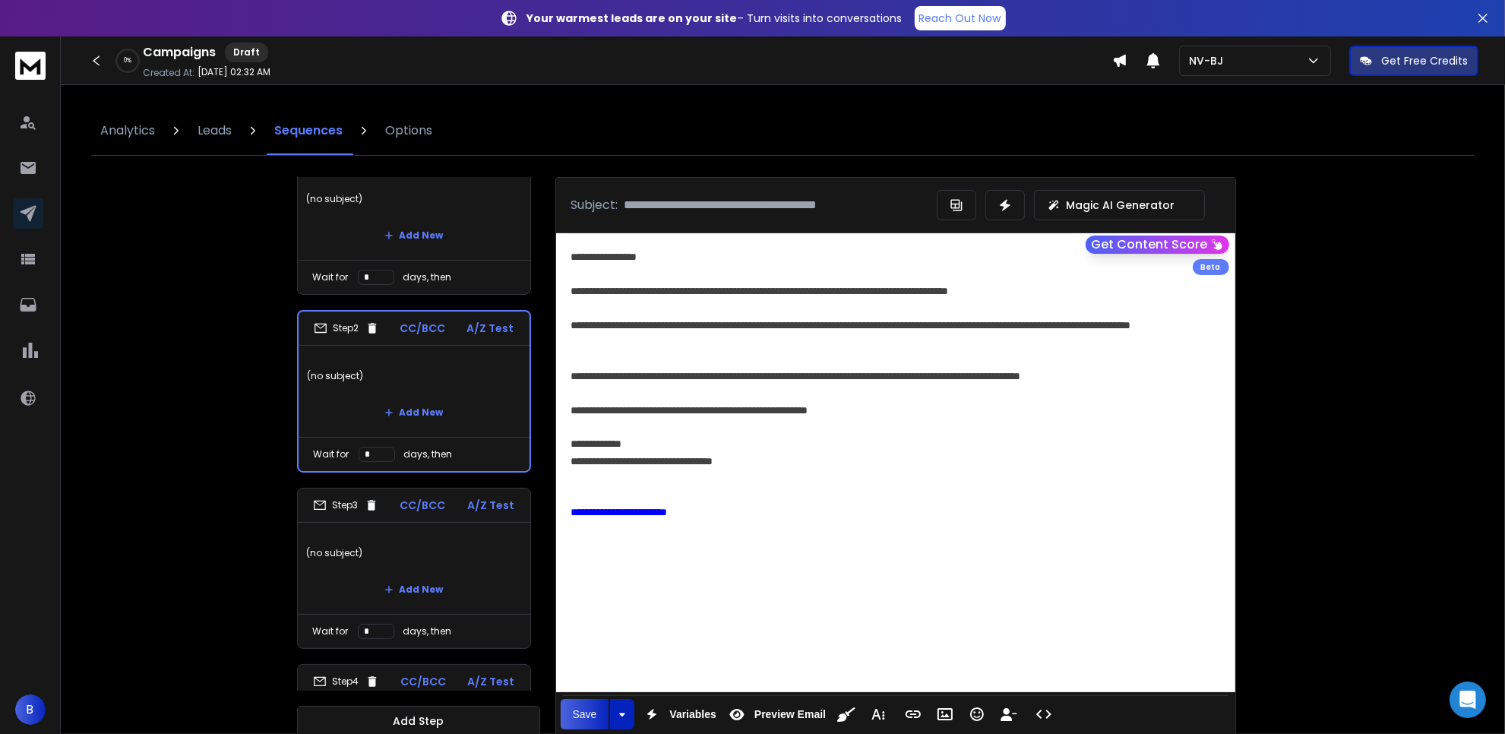
drag, startPoint x: 476, startPoint y: 578, endPoint x: 484, endPoint y: 575, distance: 8.7
click at [476, 578] on div "Add New" at bounding box center [414, 589] width 214 height 30
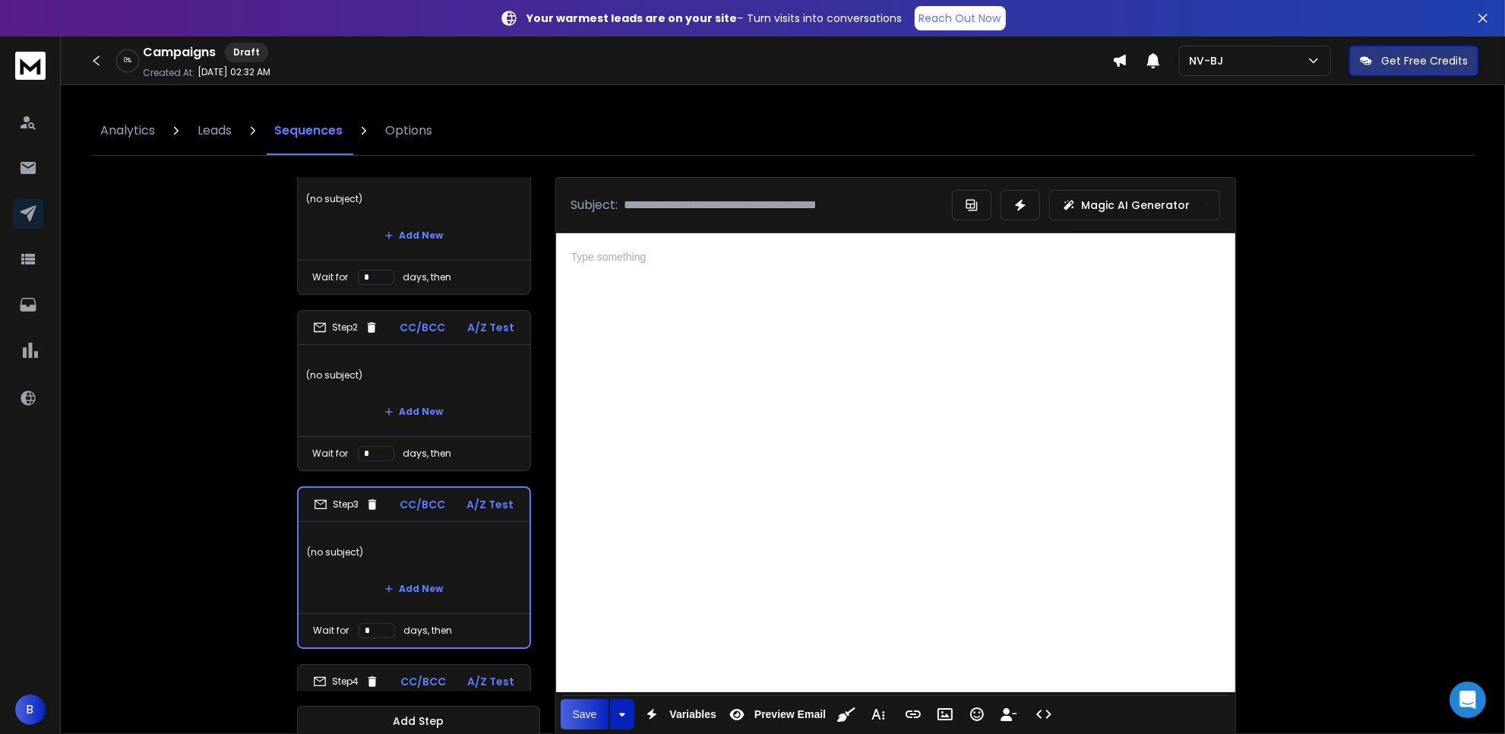
click at [471, 380] on p "(no subject)" at bounding box center [414, 375] width 214 height 43
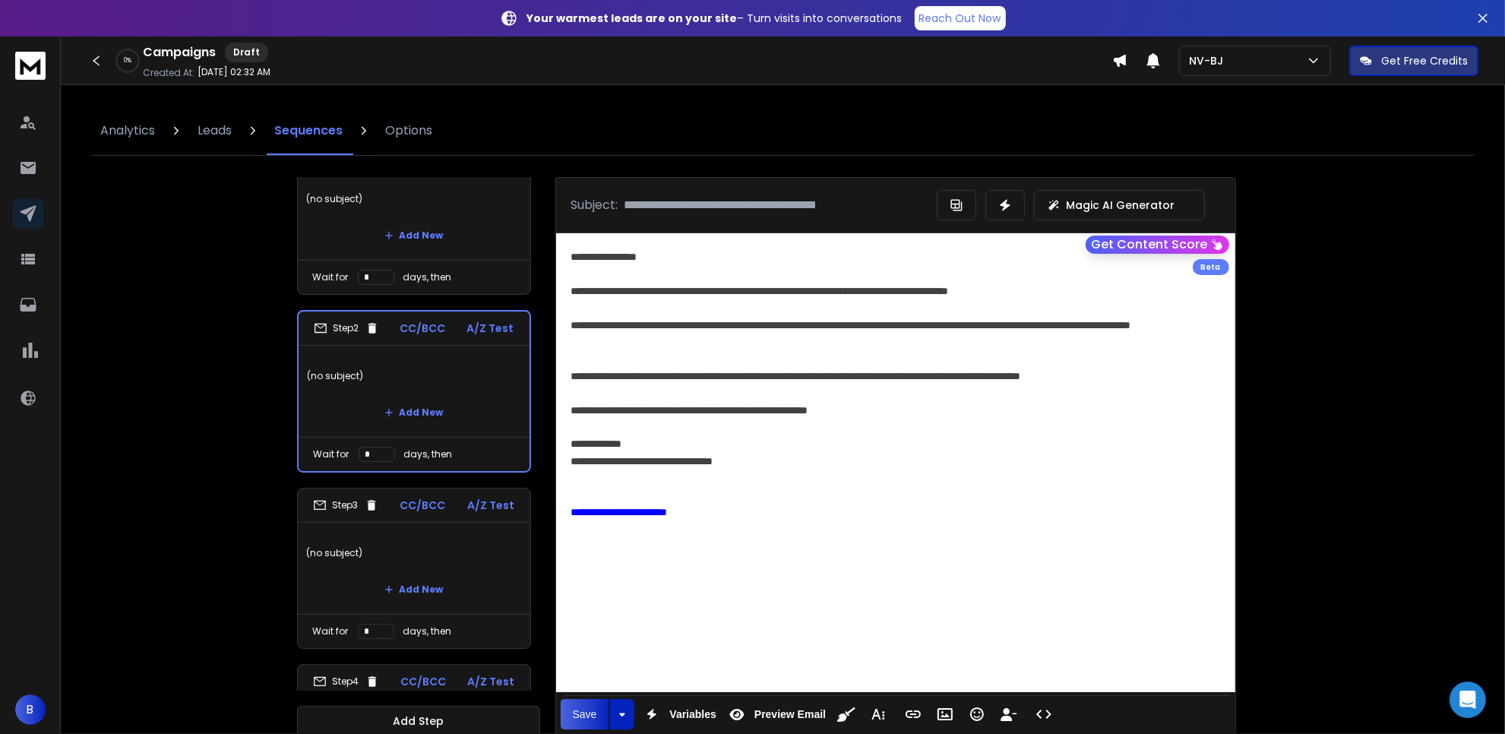
drag, startPoint x: 481, startPoint y: 585, endPoint x: 499, endPoint y: 579, distance: 18.5
click at [488, 584] on ul "Step 1 CC/BCC A/Z Test (no subject) Add New Wait for * days, then Step 2 CC/BCC…" at bounding box center [414, 639] width 234 height 1010
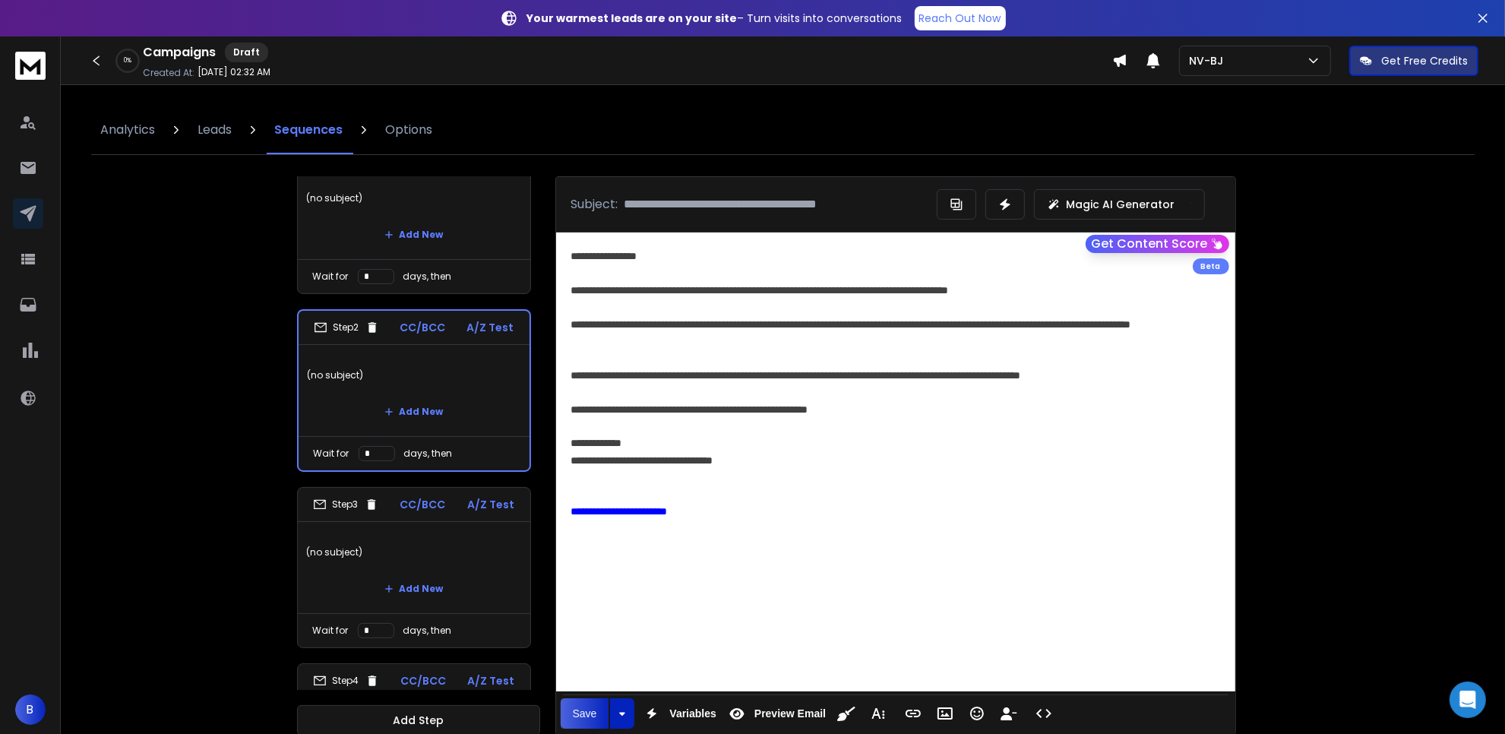
click at [457, 394] on p "(no subject)" at bounding box center [414, 375] width 213 height 43
click at [464, 557] on p "(no subject)" at bounding box center [414, 552] width 214 height 43
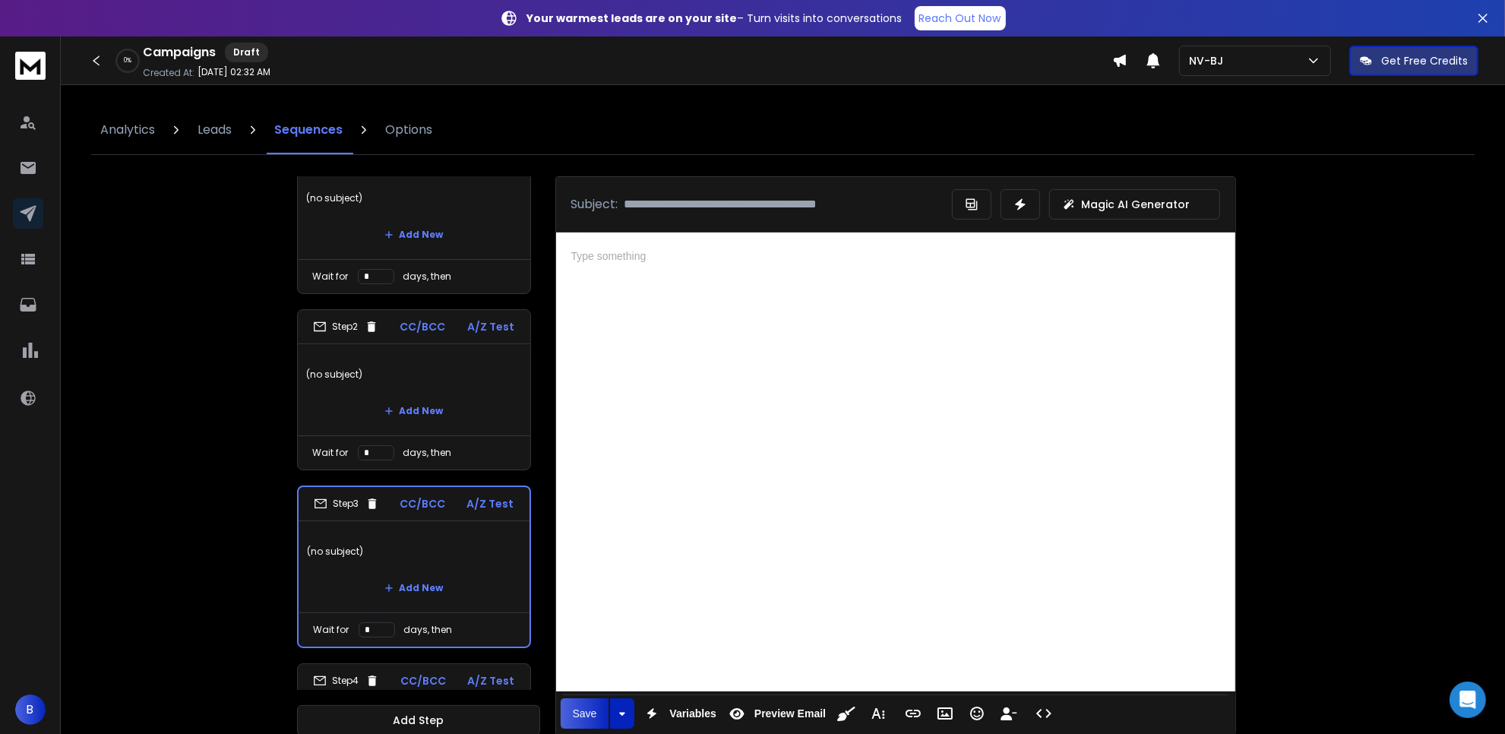
click at [480, 396] on div "Add New" at bounding box center [414, 411] width 214 height 30
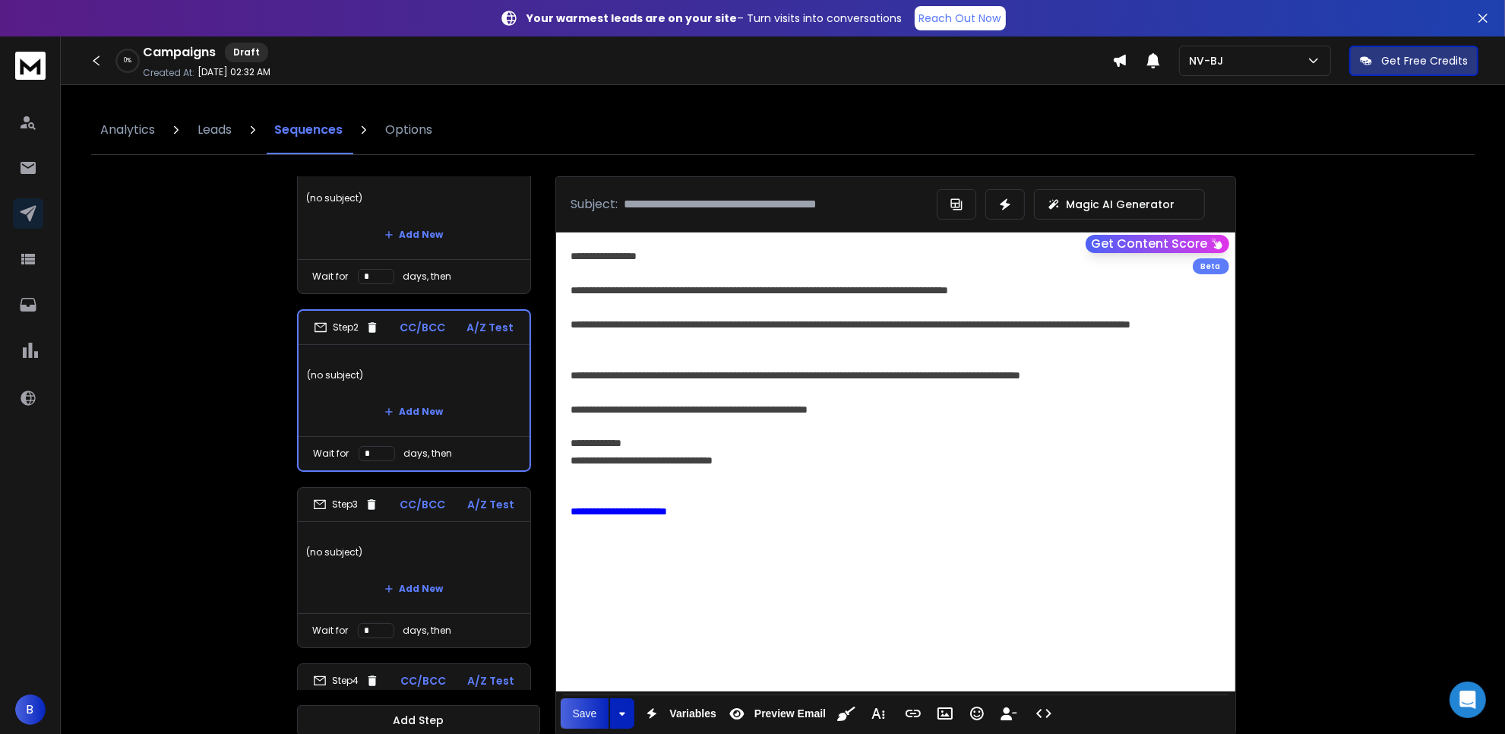
click at [480, 560] on p "(no subject)" at bounding box center [414, 552] width 214 height 43
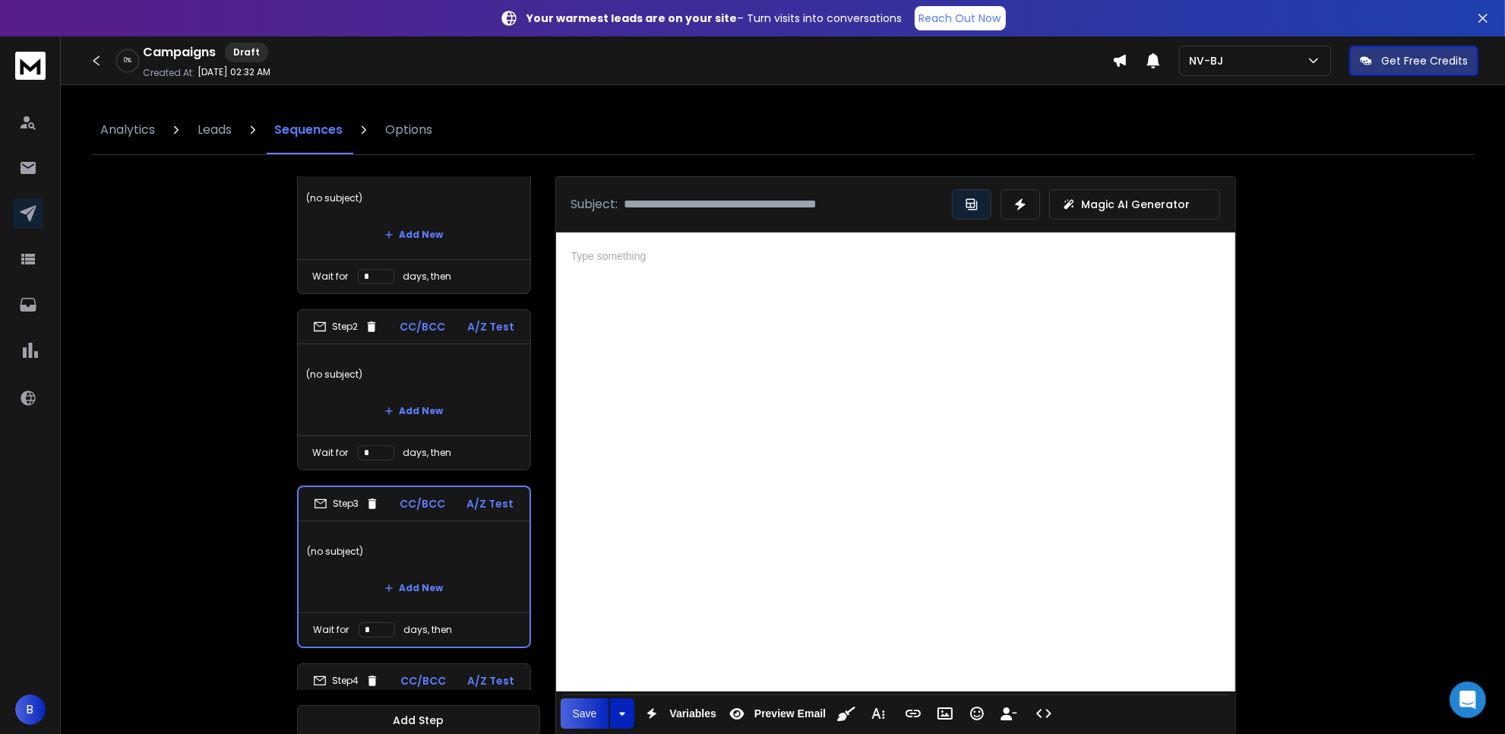
click at [967, 195] on button at bounding box center [972, 204] width 40 height 30
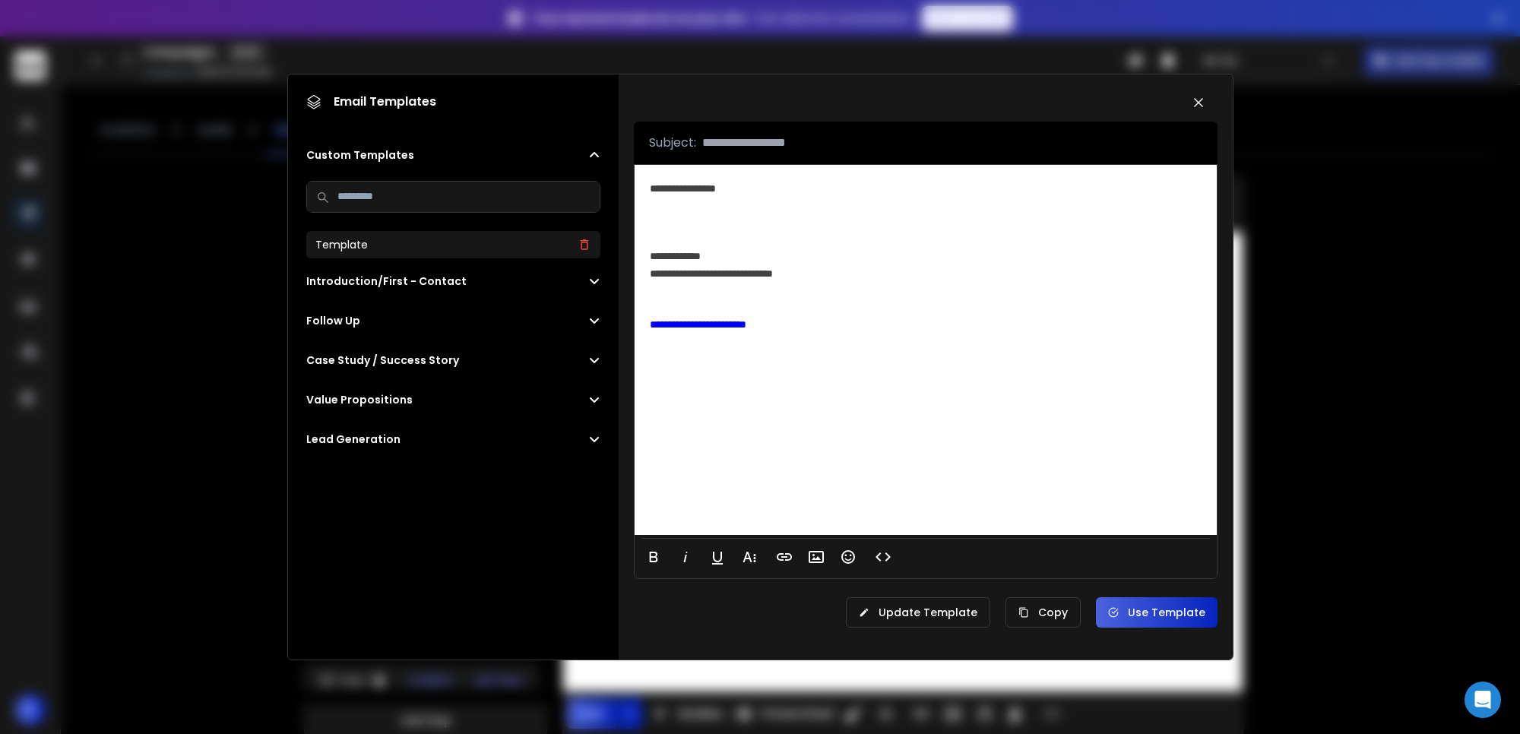
click at [1146, 609] on button "Use Template" at bounding box center [1157, 612] width 122 height 30
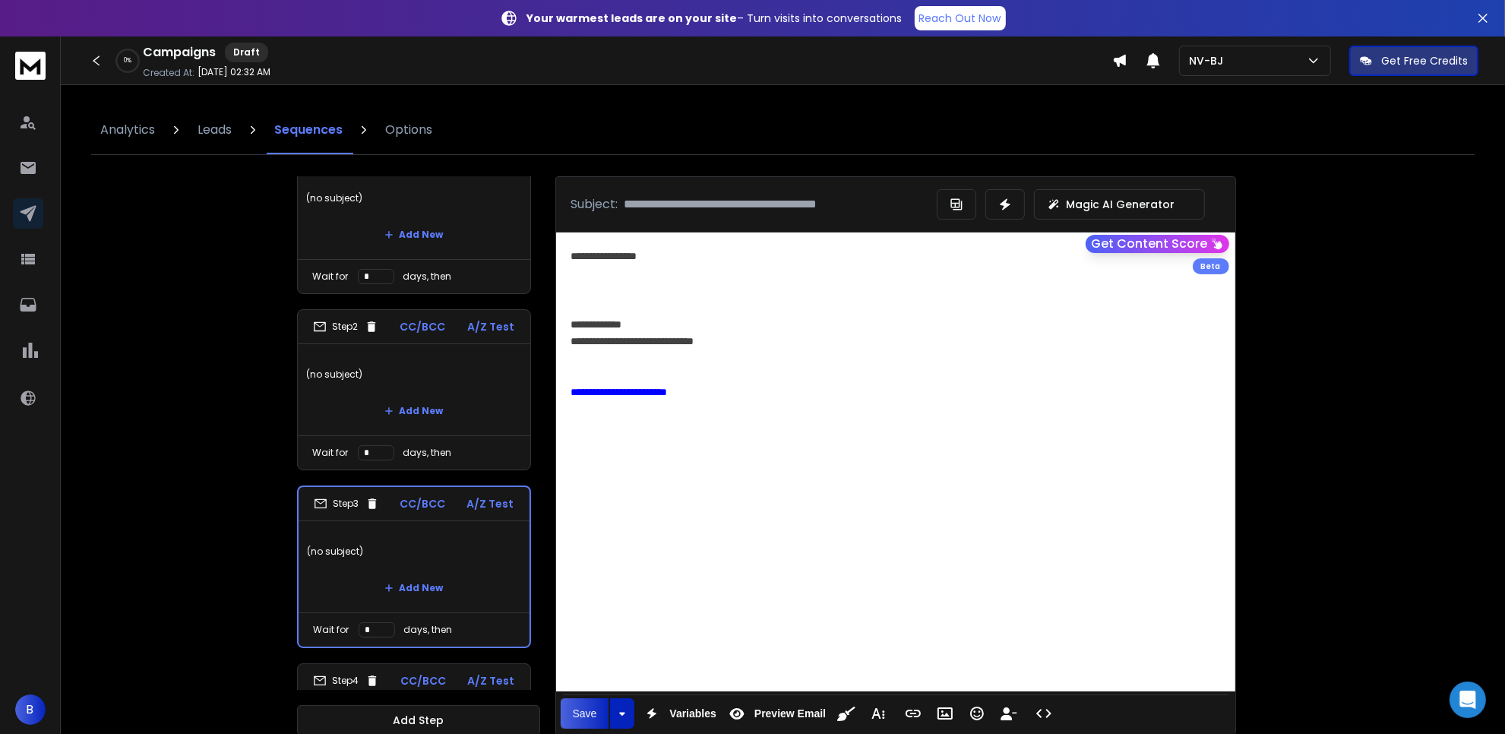
click at [589, 291] on div at bounding box center [895, 290] width 649 height 17
click at [590, 282] on div at bounding box center [895, 290] width 649 height 17
click at [590, 277] on div at bounding box center [895, 272] width 649 height 17
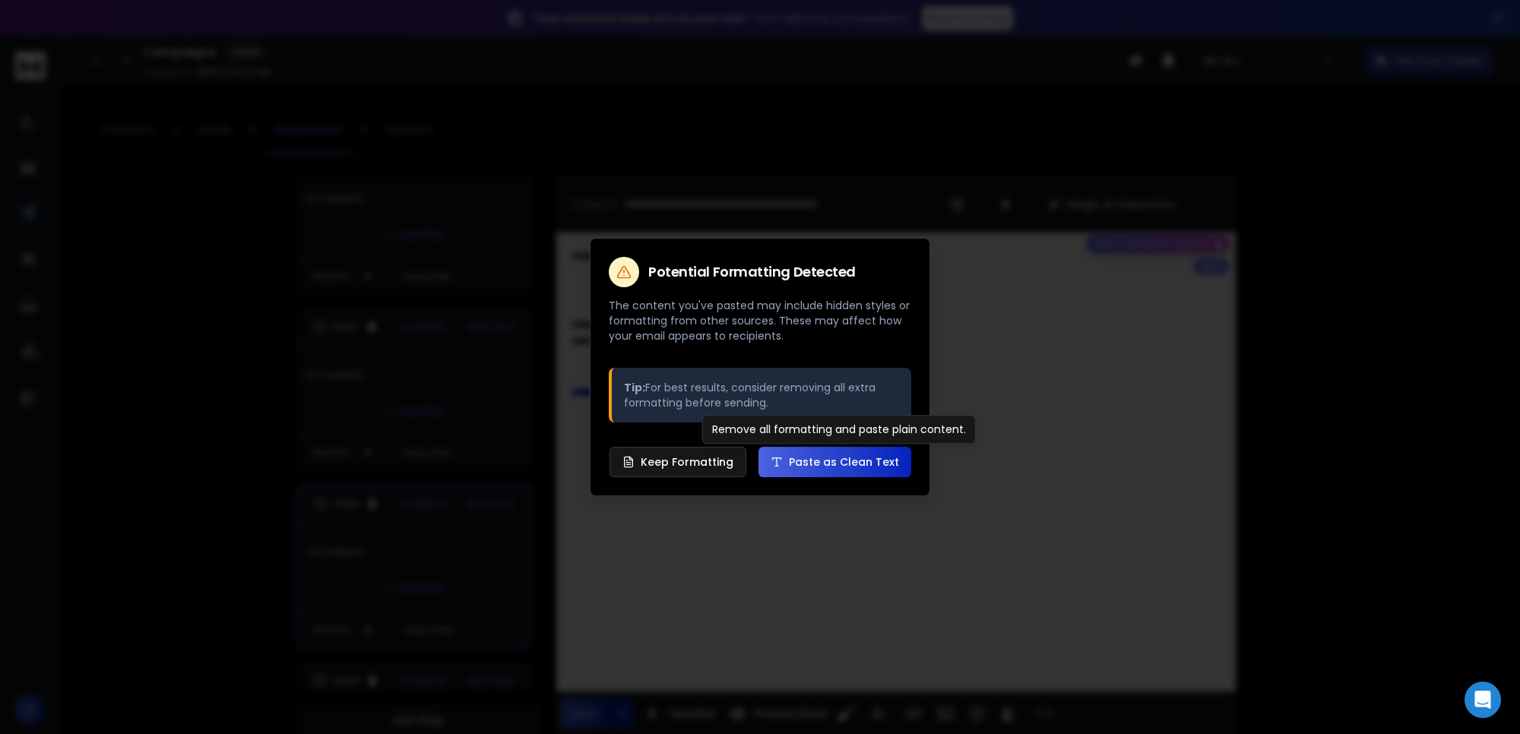
drag, startPoint x: 811, startPoint y: 457, endPoint x: 791, endPoint y: 435, distance: 29.0
click at [811, 457] on button "Paste as Clean Text" at bounding box center [834, 462] width 153 height 30
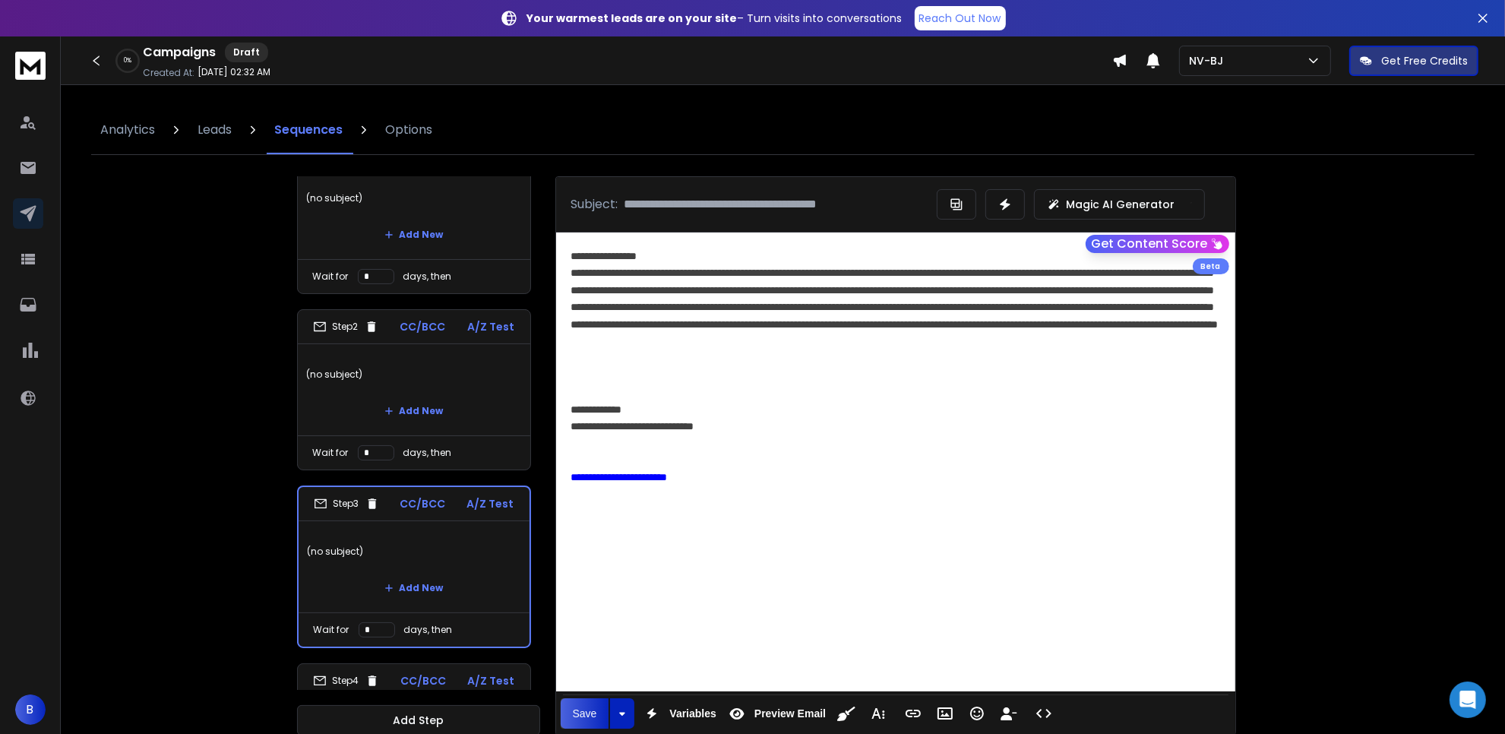
click at [571, 268] on div "**********" at bounding box center [895, 315] width 648 height 102
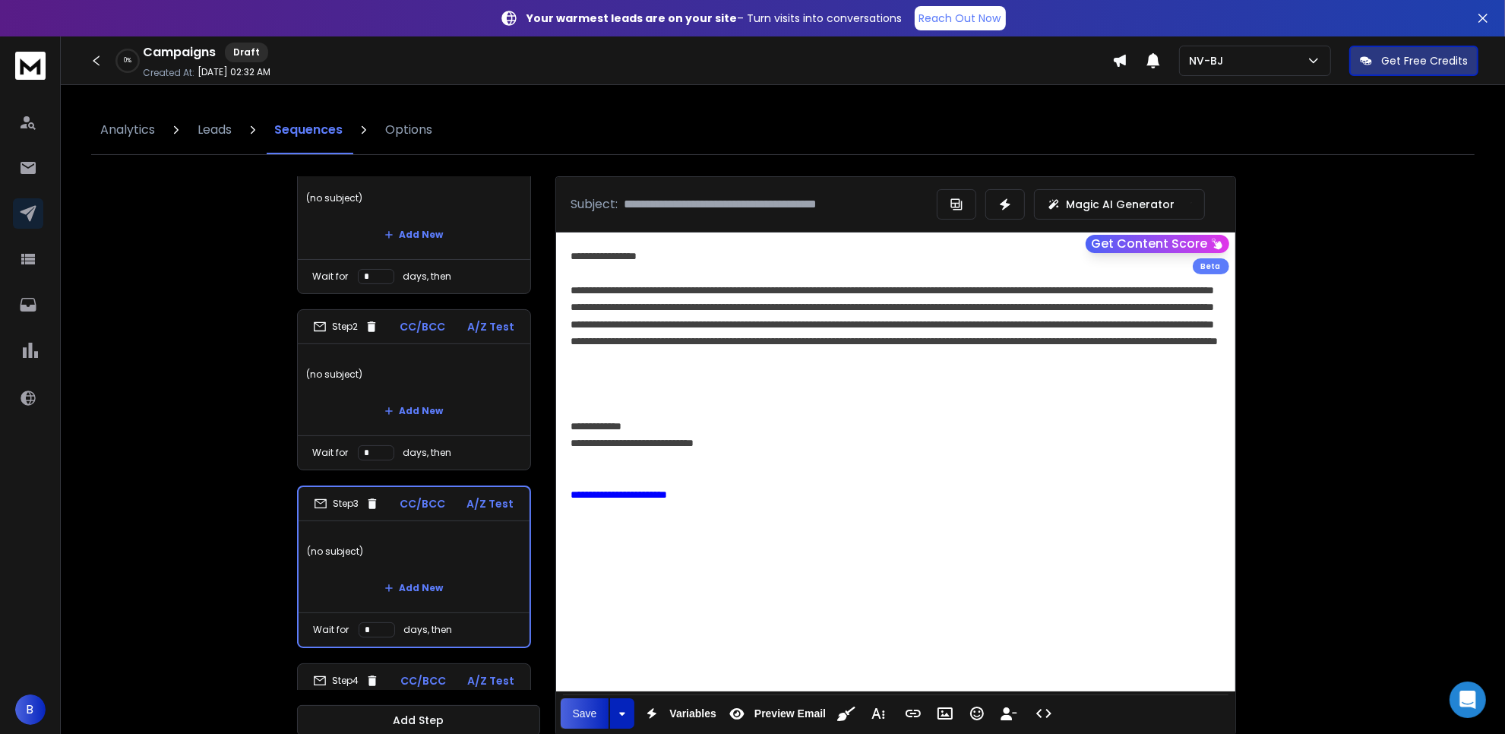
click at [994, 305] on div "**********" at bounding box center [895, 333] width 648 height 102
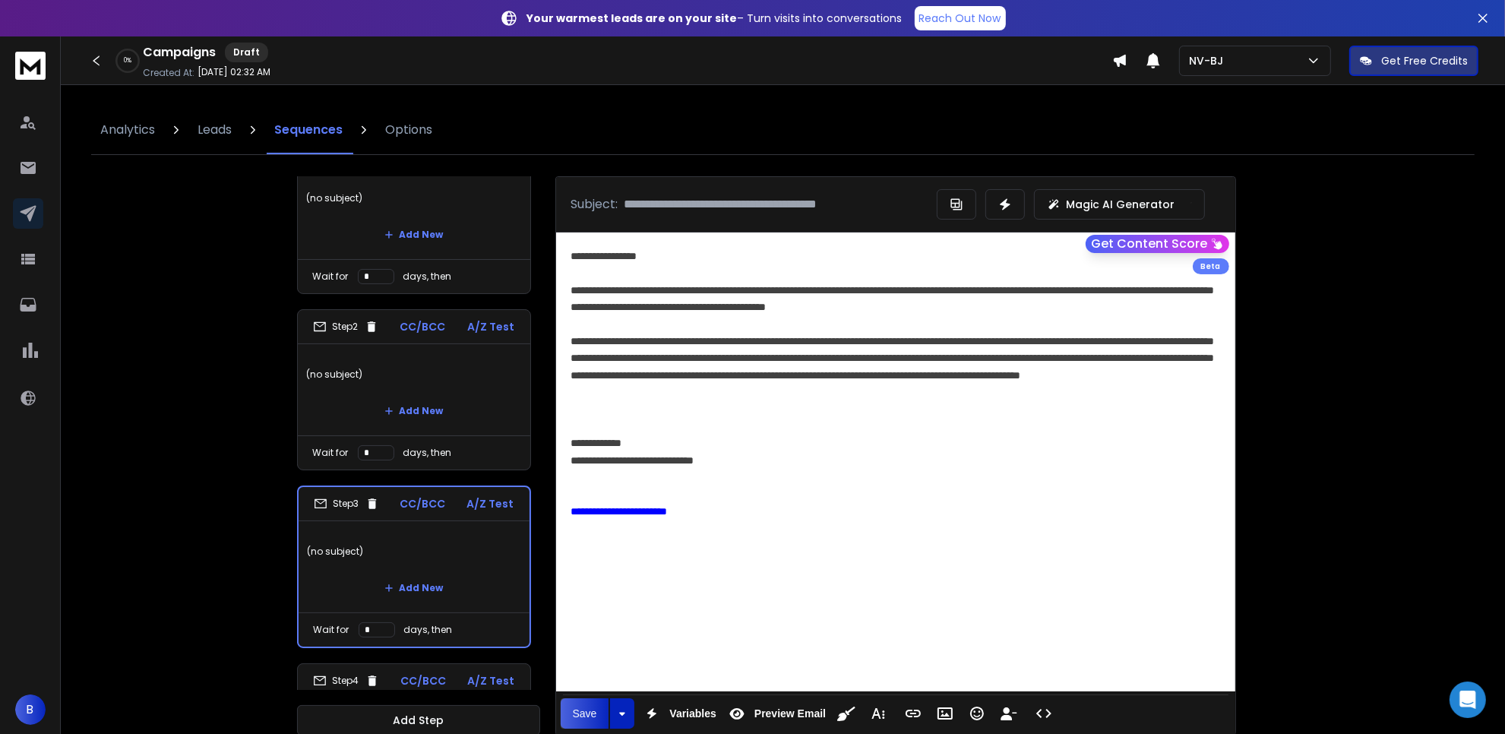
click at [882, 355] on div "**********" at bounding box center [895, 367] width 648 height 68
click at [878, 352] on div "**********" at bounding box center [895, 367] width 648 height 68
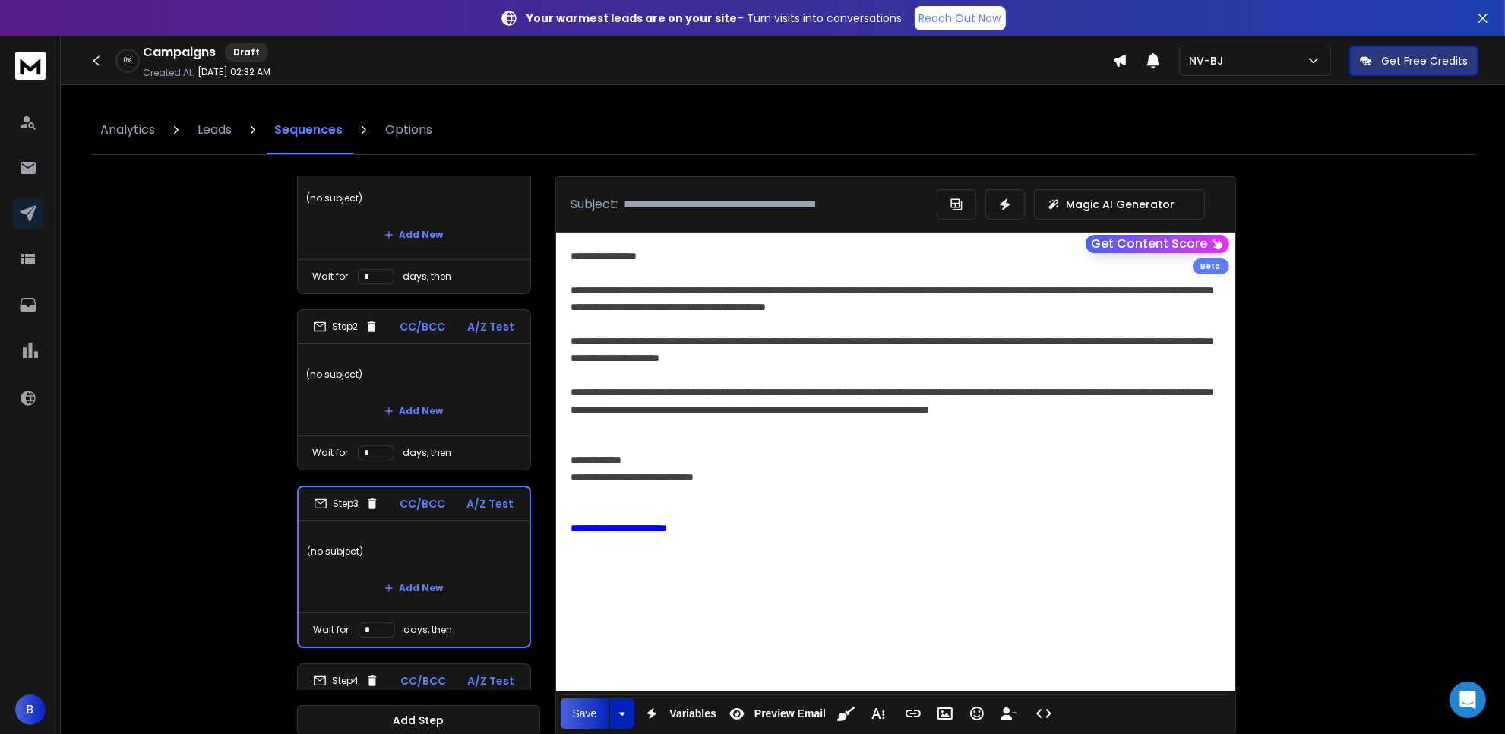
click at [1198, 388] on div "**********" at bounding box center [895, 401] width 648 height 34
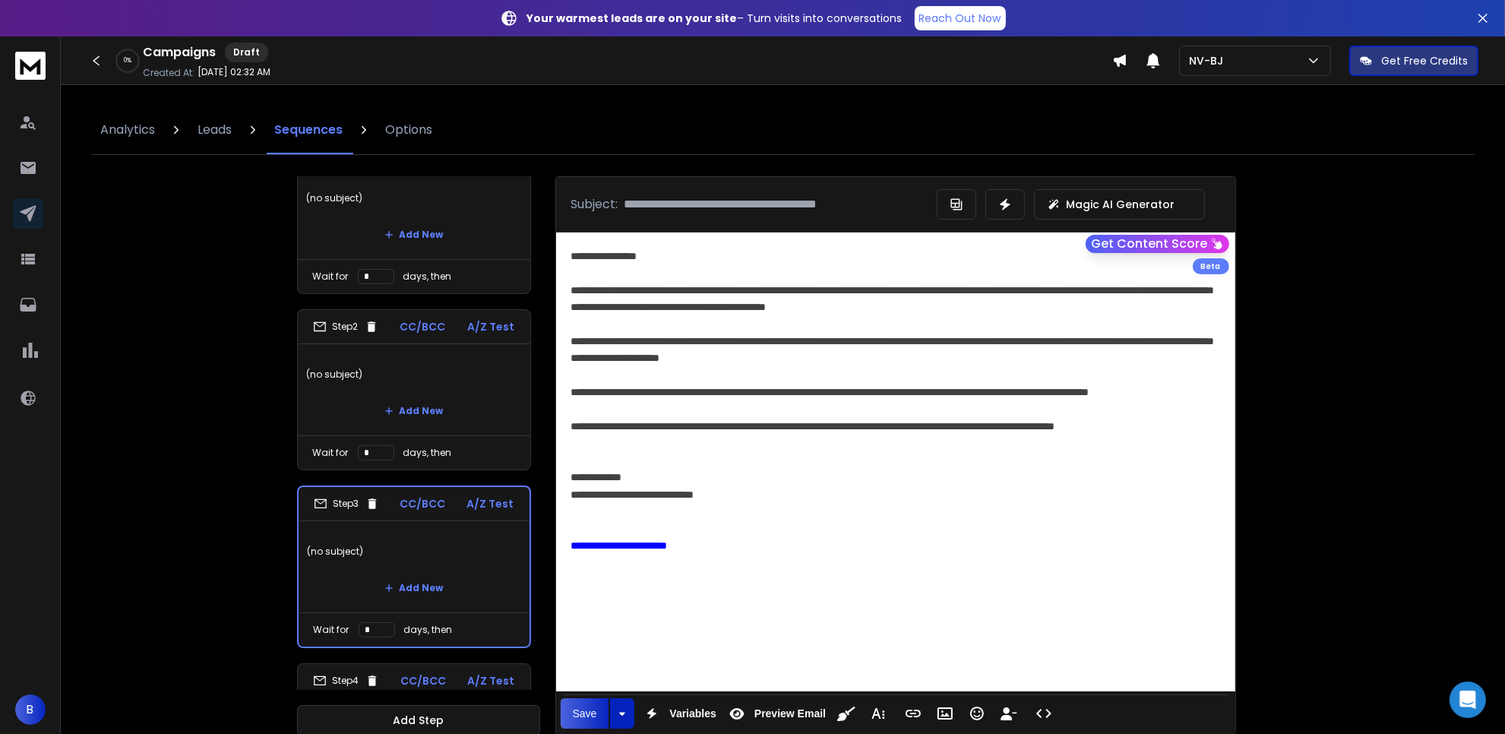
click at [593, 450] on div at bounding box center [895, 443] width 649 height 17
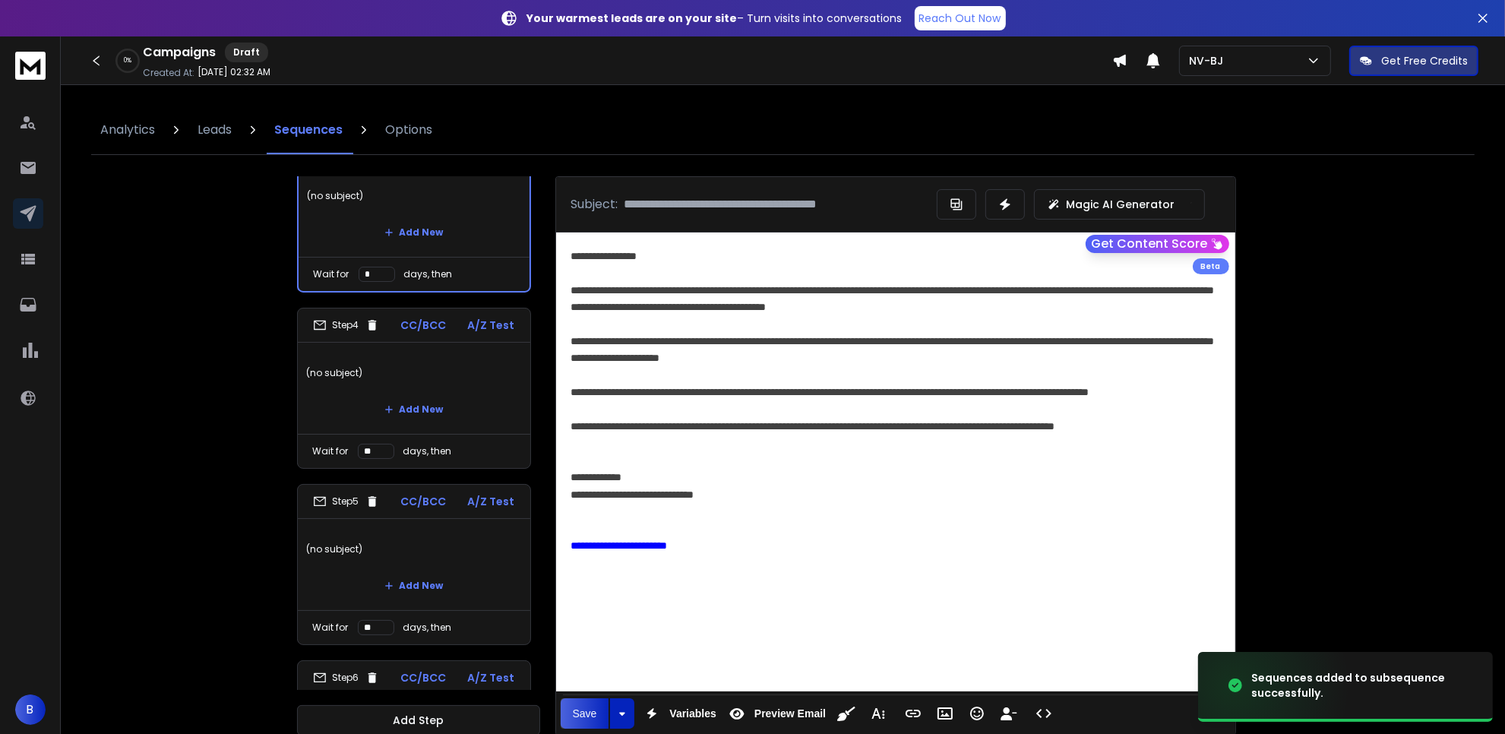
scroll to position [475, 0]
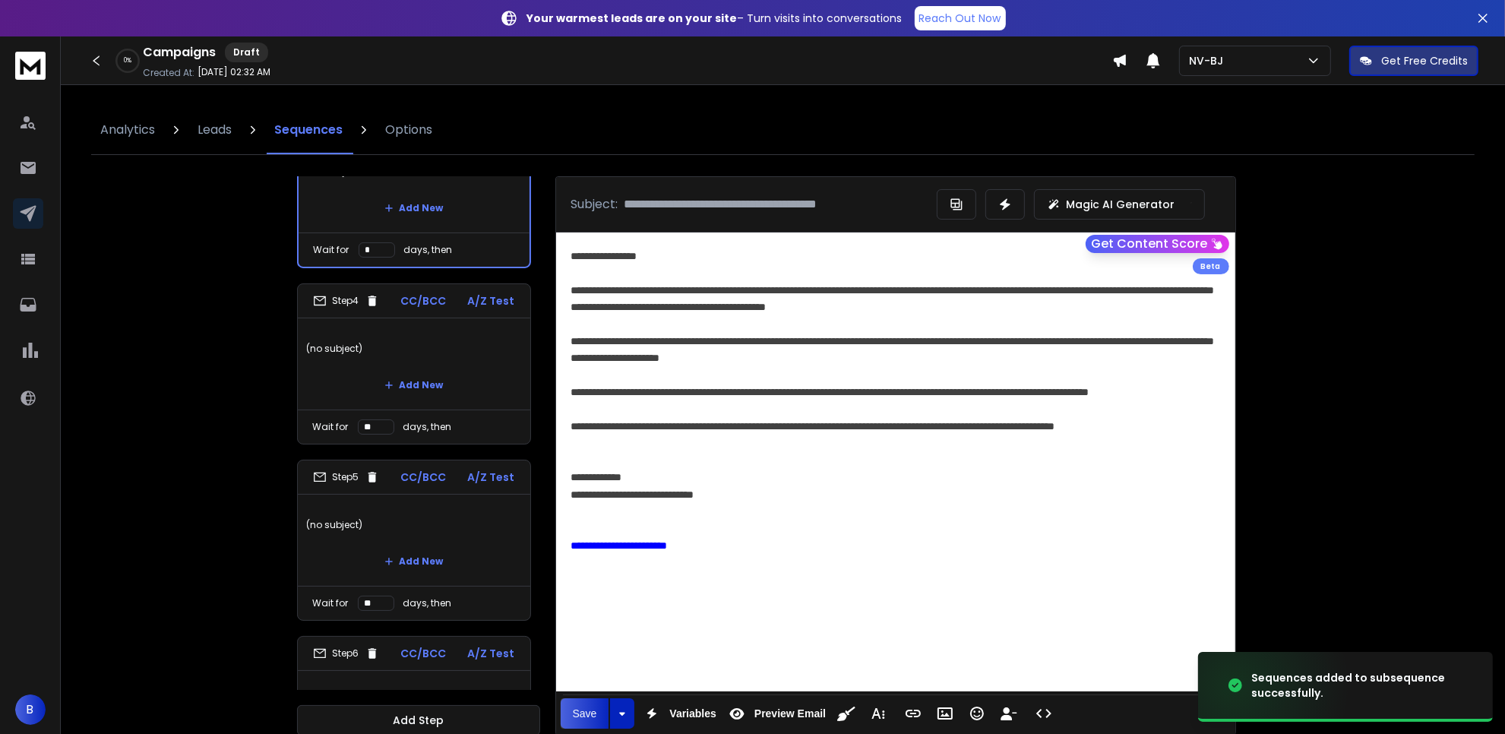
click at [466, 352] on p "(no subject)" at bounding box center [414, 349] width 214 height 43
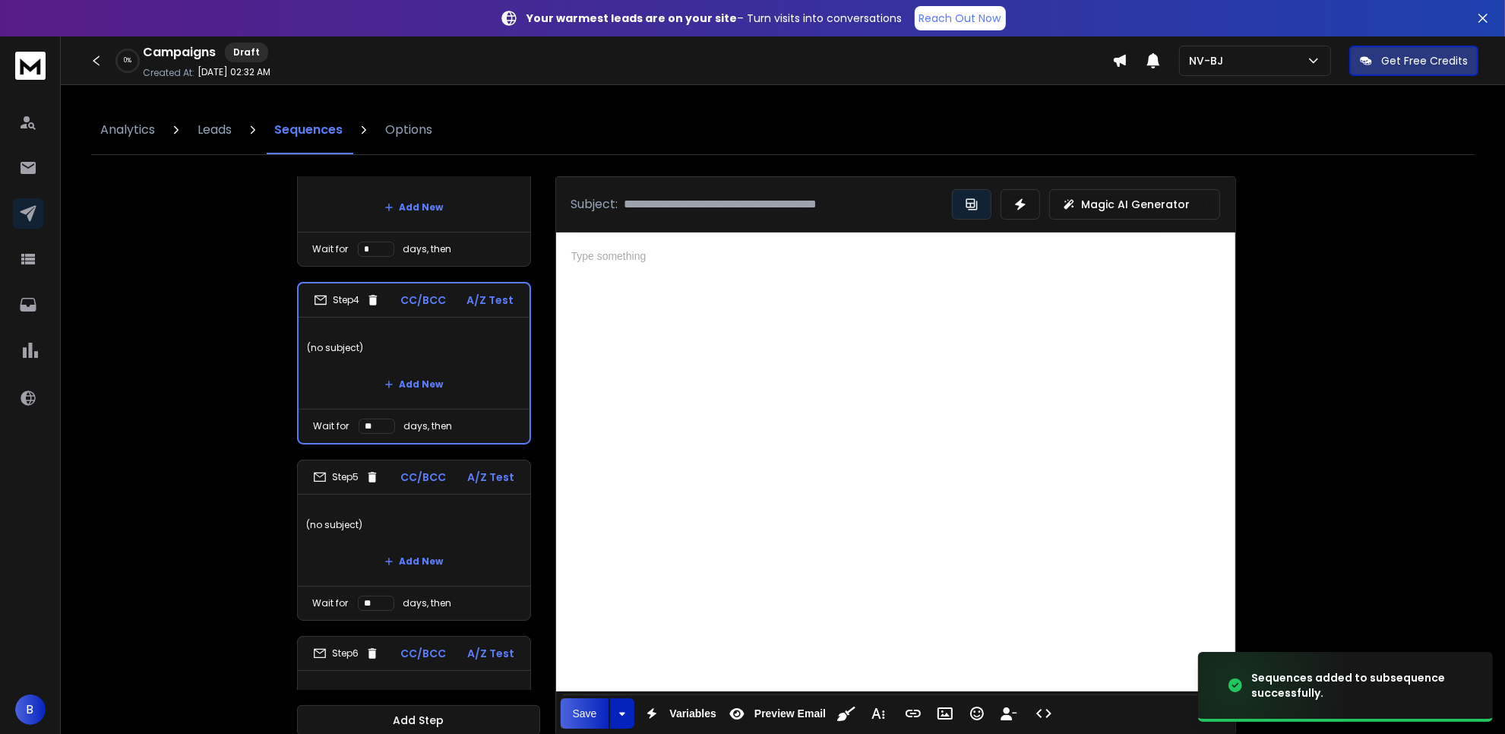
click at [971, 209] on icon at bounding box center [972, 205] width 14 height 14
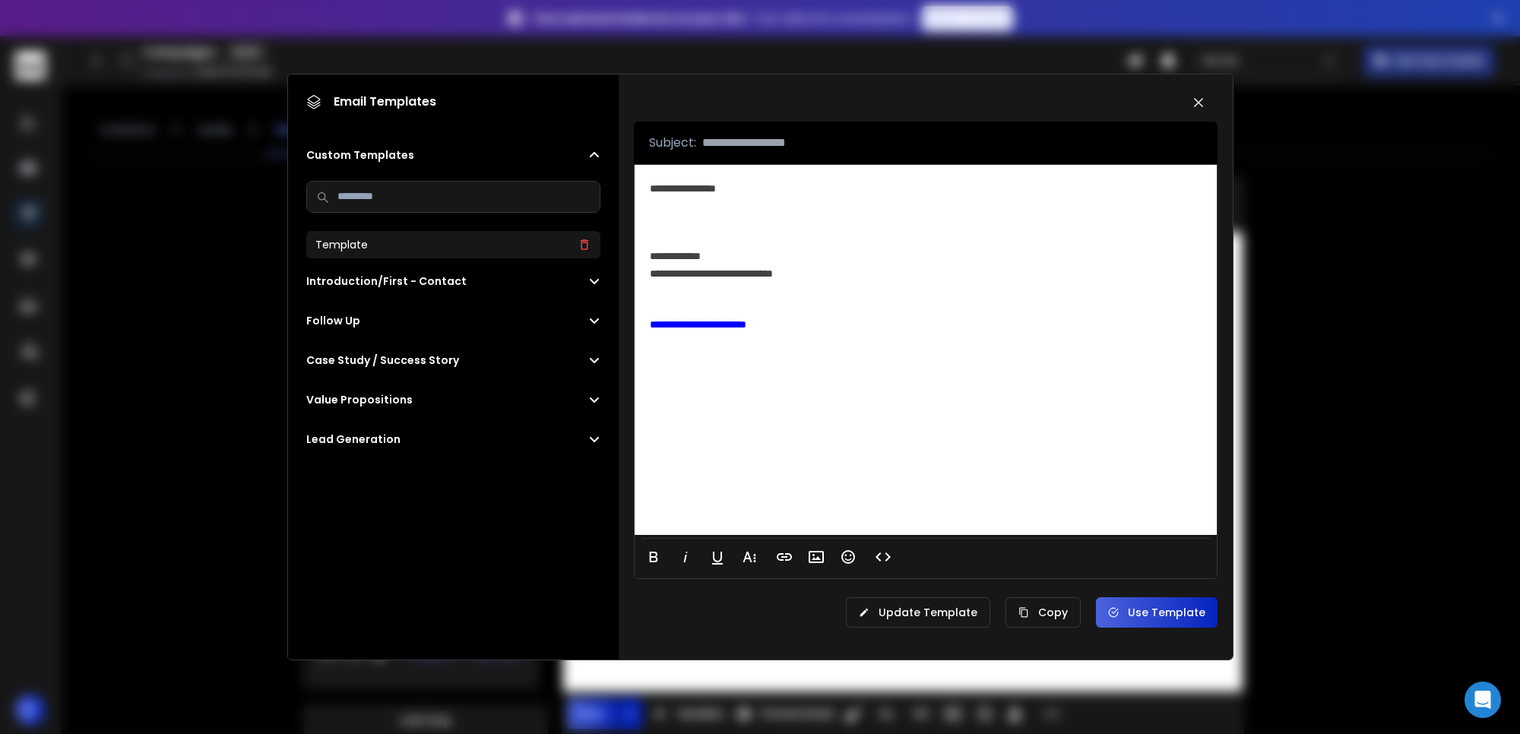
click at [650, 207] on div at bounding box center [926, 205] width 552 height 17
click at [660, 222] on div at bounding box center [926, 222] width 552 height 17
click at [662, 209] on div at bounding box center [926, 205] width 552 height 17
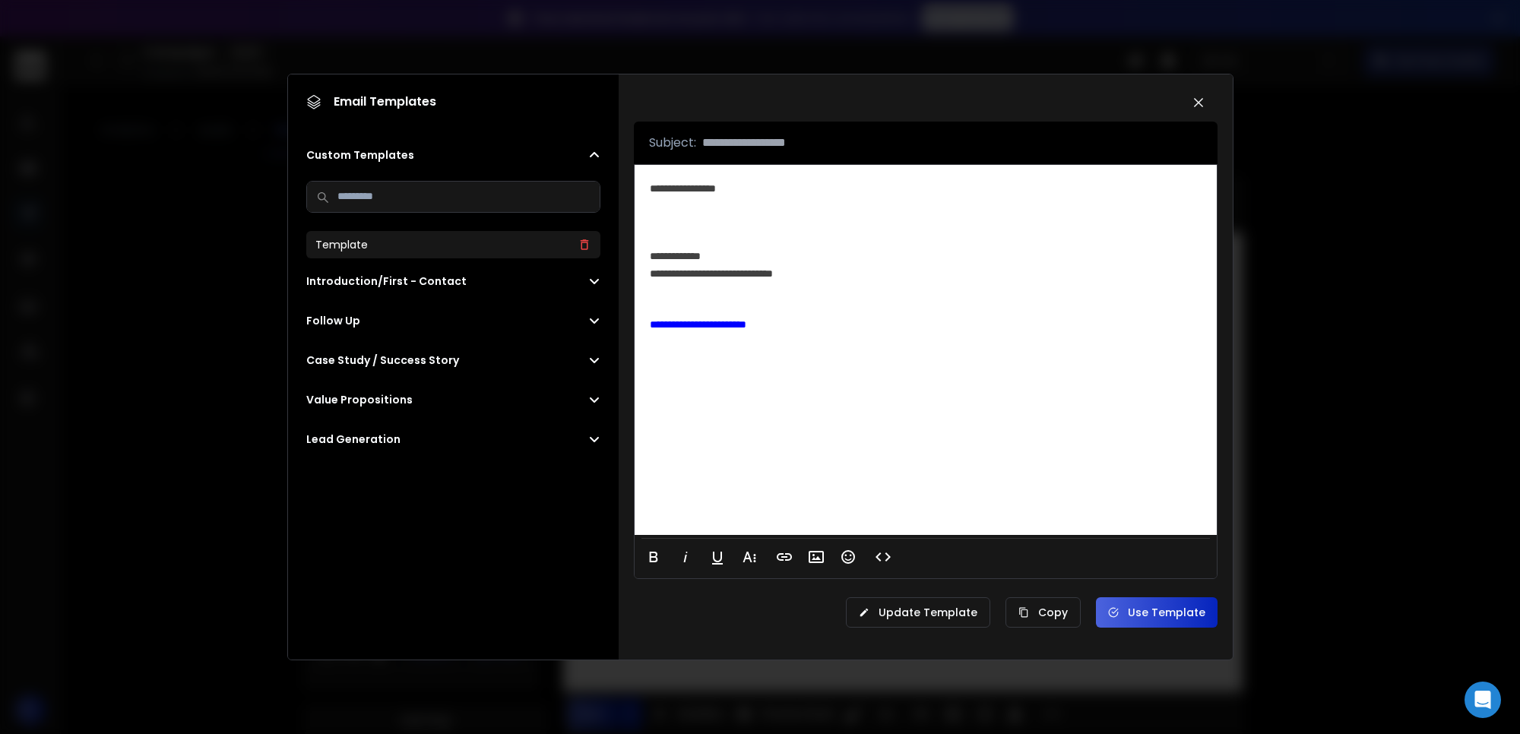
click at [674, 209] on div at bounding box center [926, 205] width 552 height 17
drag, startPoint x: 680, startPoint y: 210, endPoint x: 480, endPoint y: 331, distance: 233.1
click at [681, 211] on div at bounding box center [926, 205] width 552 height 17
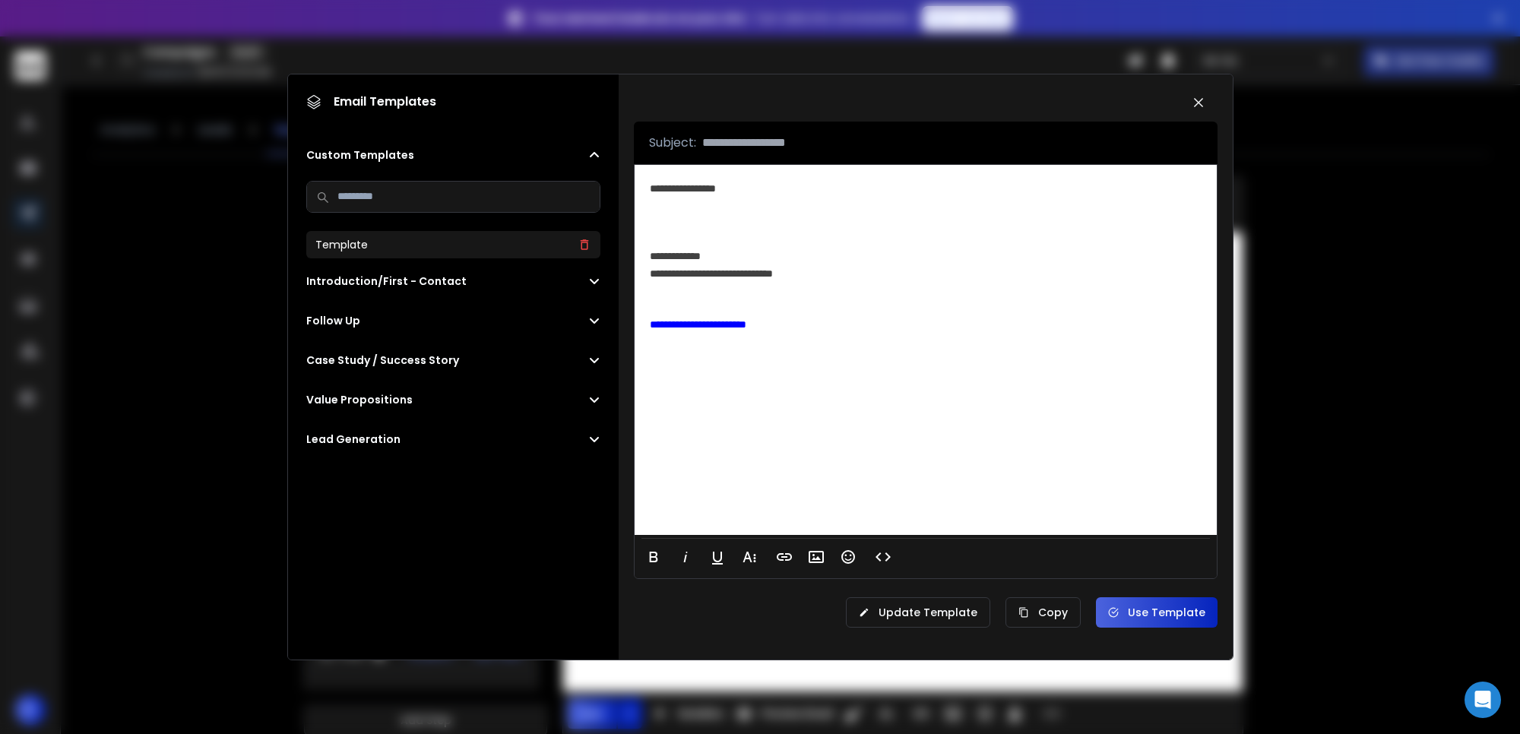
click at [650, 210] on div at bounding box center [926, 205] width 552 height 17
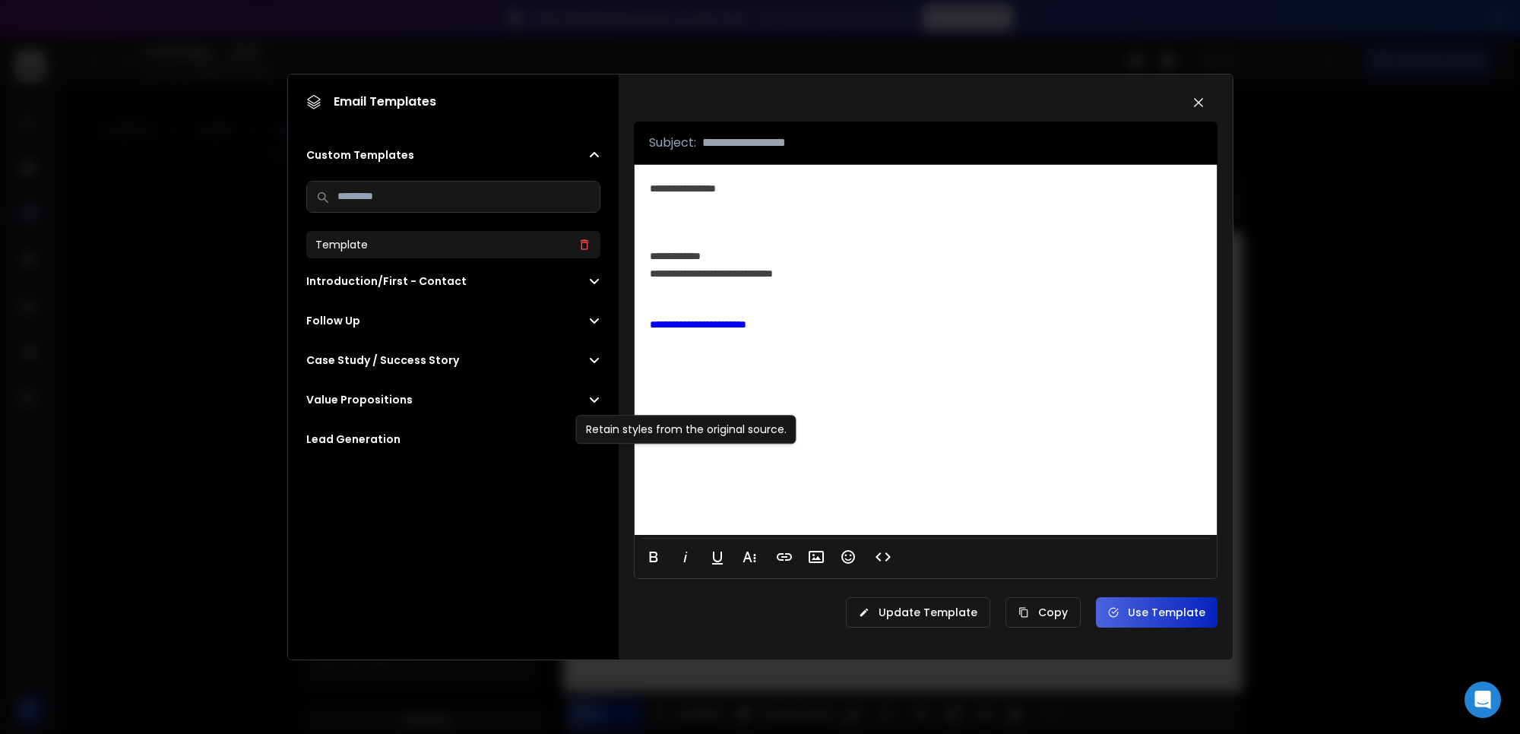
drag, startPoint x: 884, startPoint y: 404, endPoint x: 865, endPoint y: 394, distance: 21.8
click at [884, 397] on div "**********" at bounding box center [926, 350] width 582 height 370
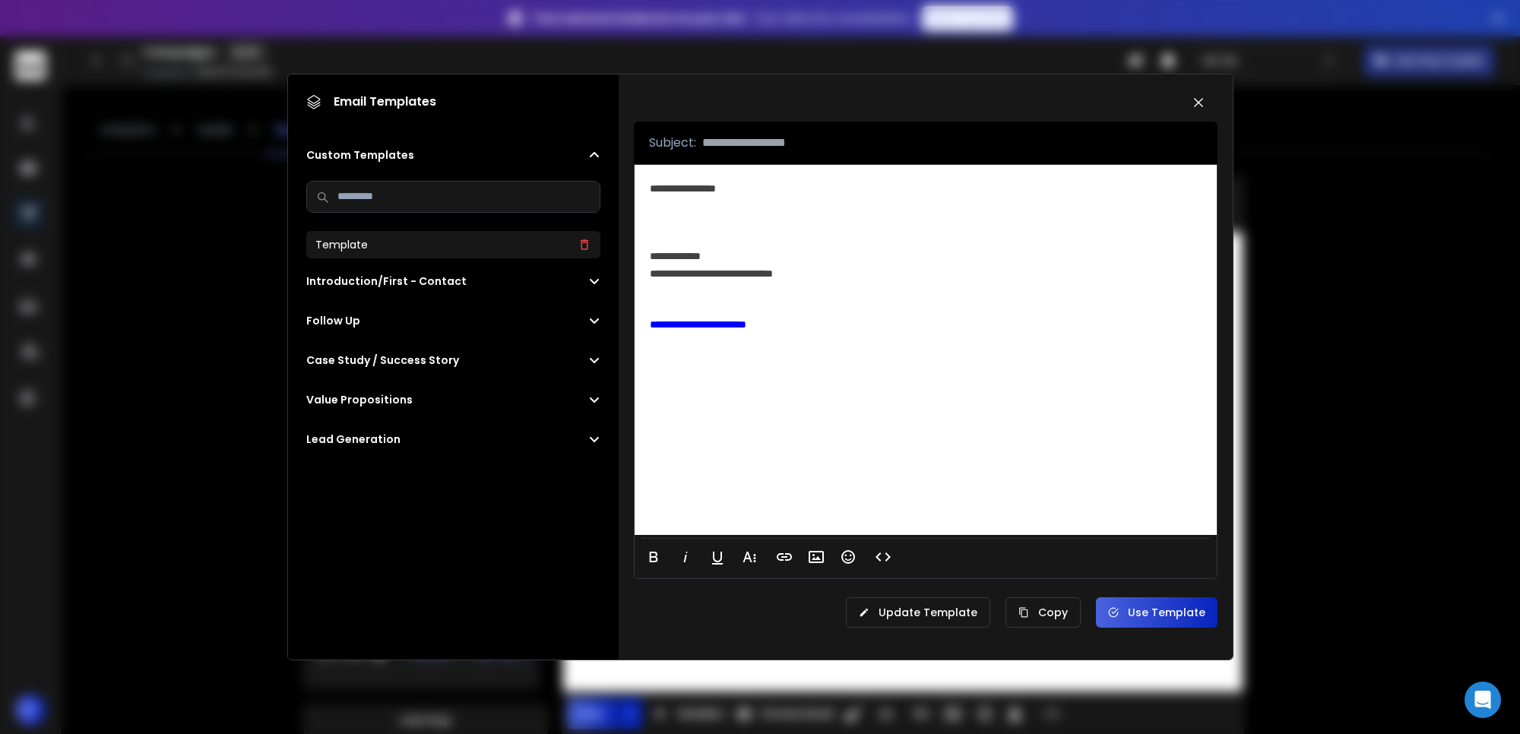
click at [705, 238] on div at bounding box center [926, 239] width 552 height 17
click at [1190, 92] on div at bounding box center [926, 103] width 584 height 38
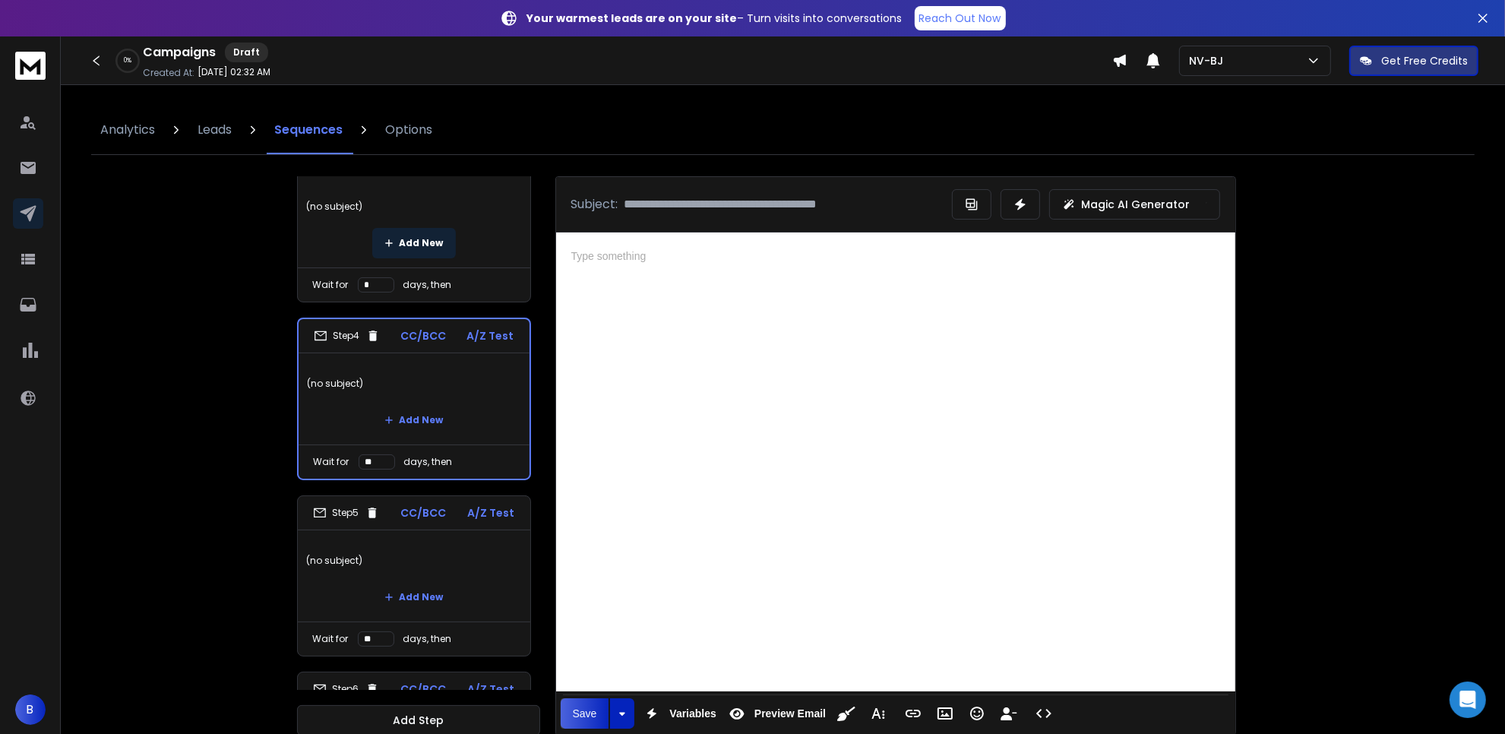
scroll to position [264, 0]
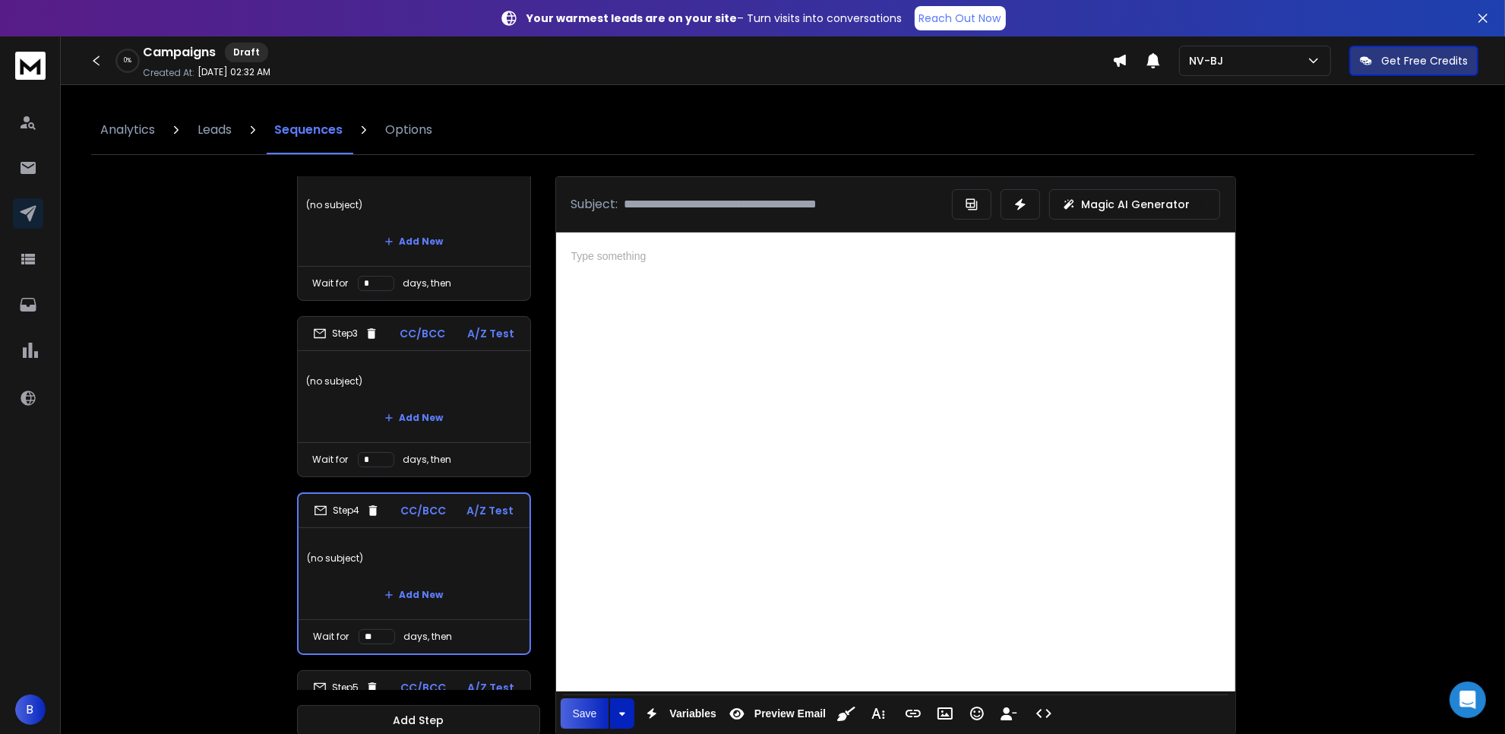
click at [483, 389] on p "(no subject)" at bounding box center [414, 381] width 214 height 43
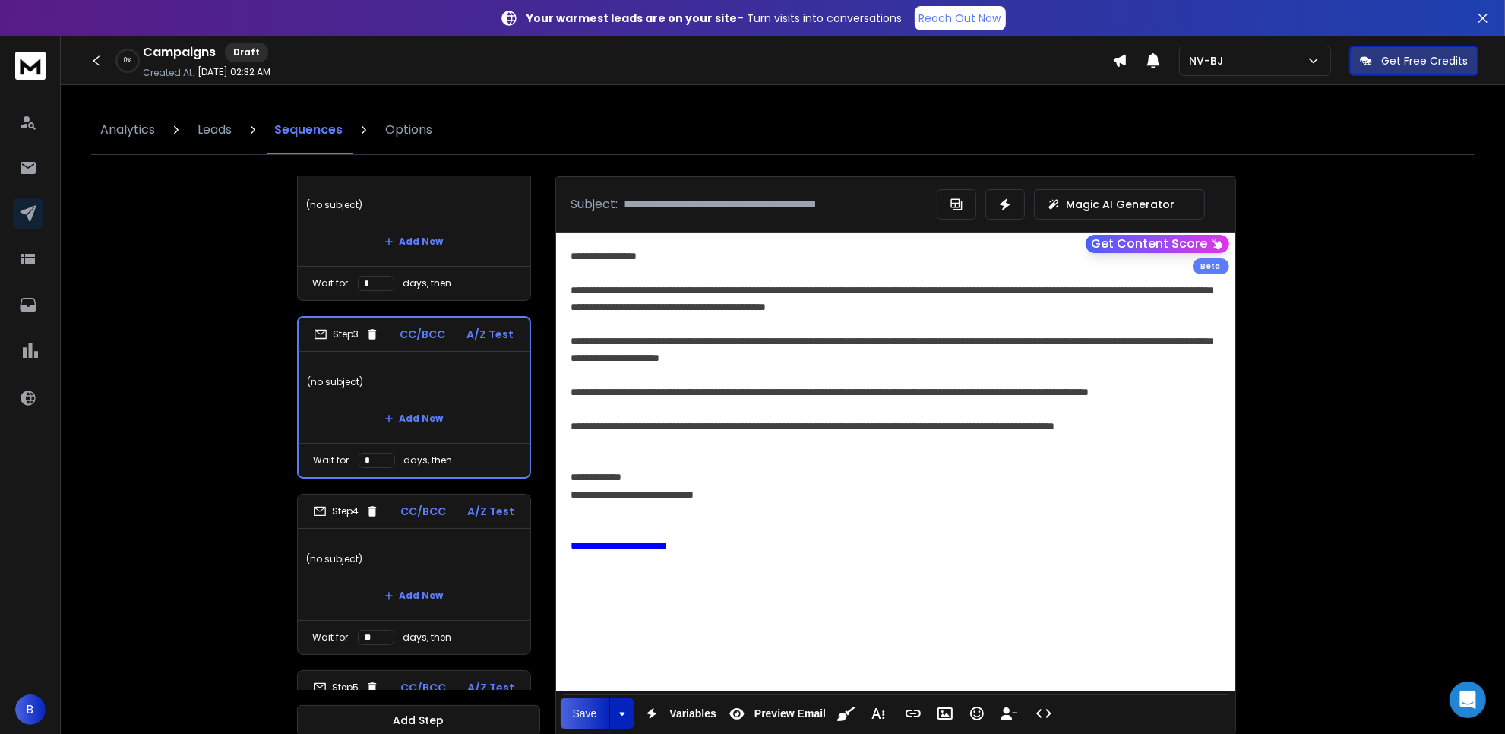
click at [480, 570] on p "(no subject)" at bounding box center [414, 559] width 214 height 43
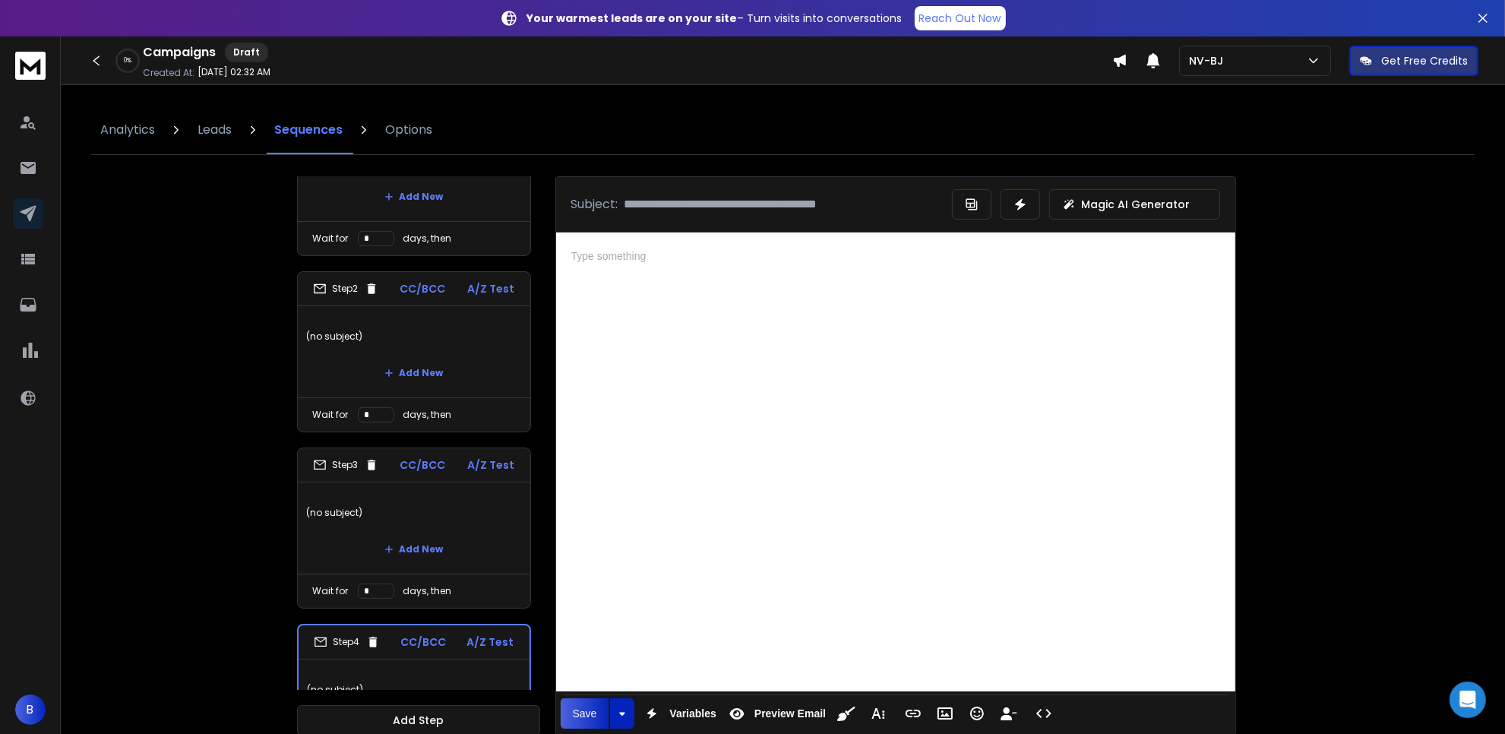
scroll to position [0, 0]
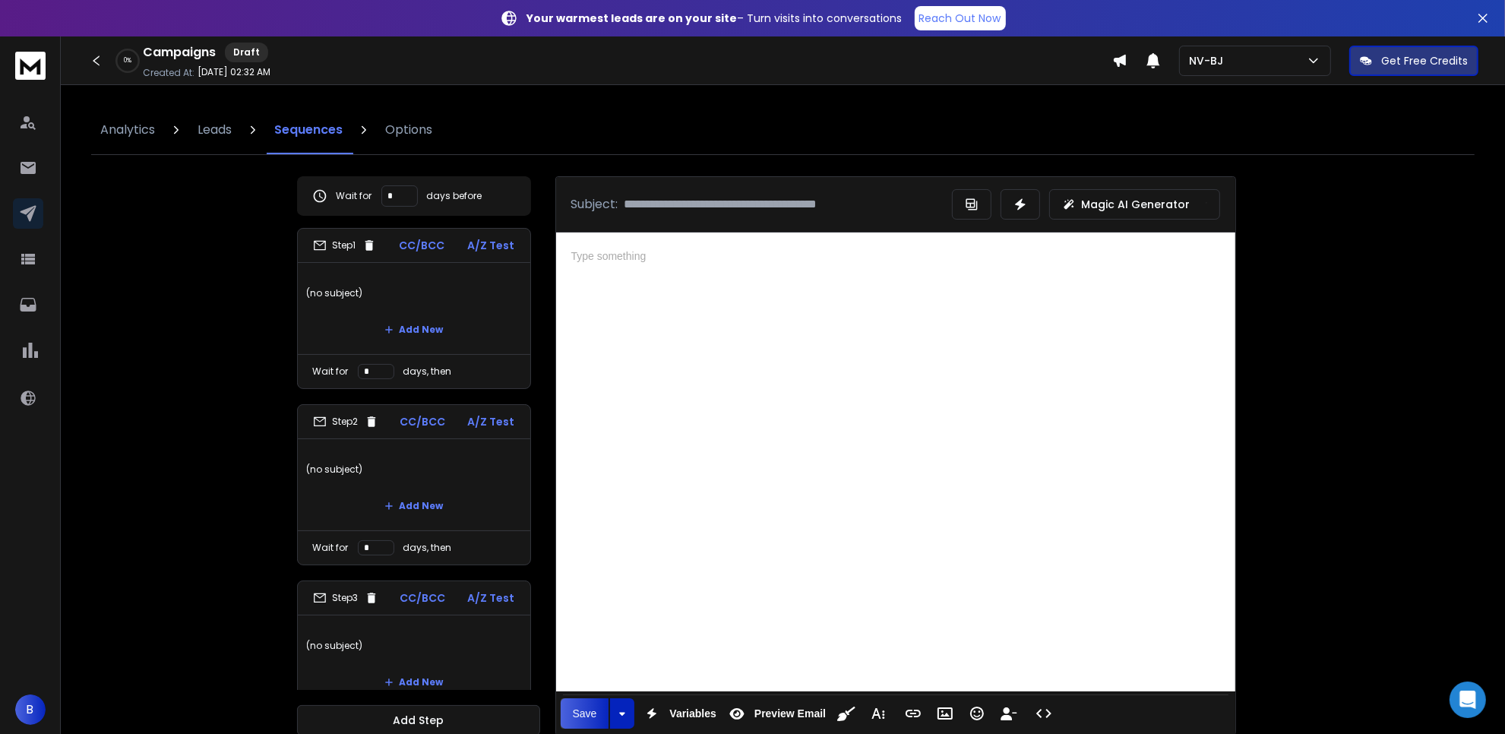
click at [484, 340] on div "Add New" at bounding box center [414, 330] width 214 height 30
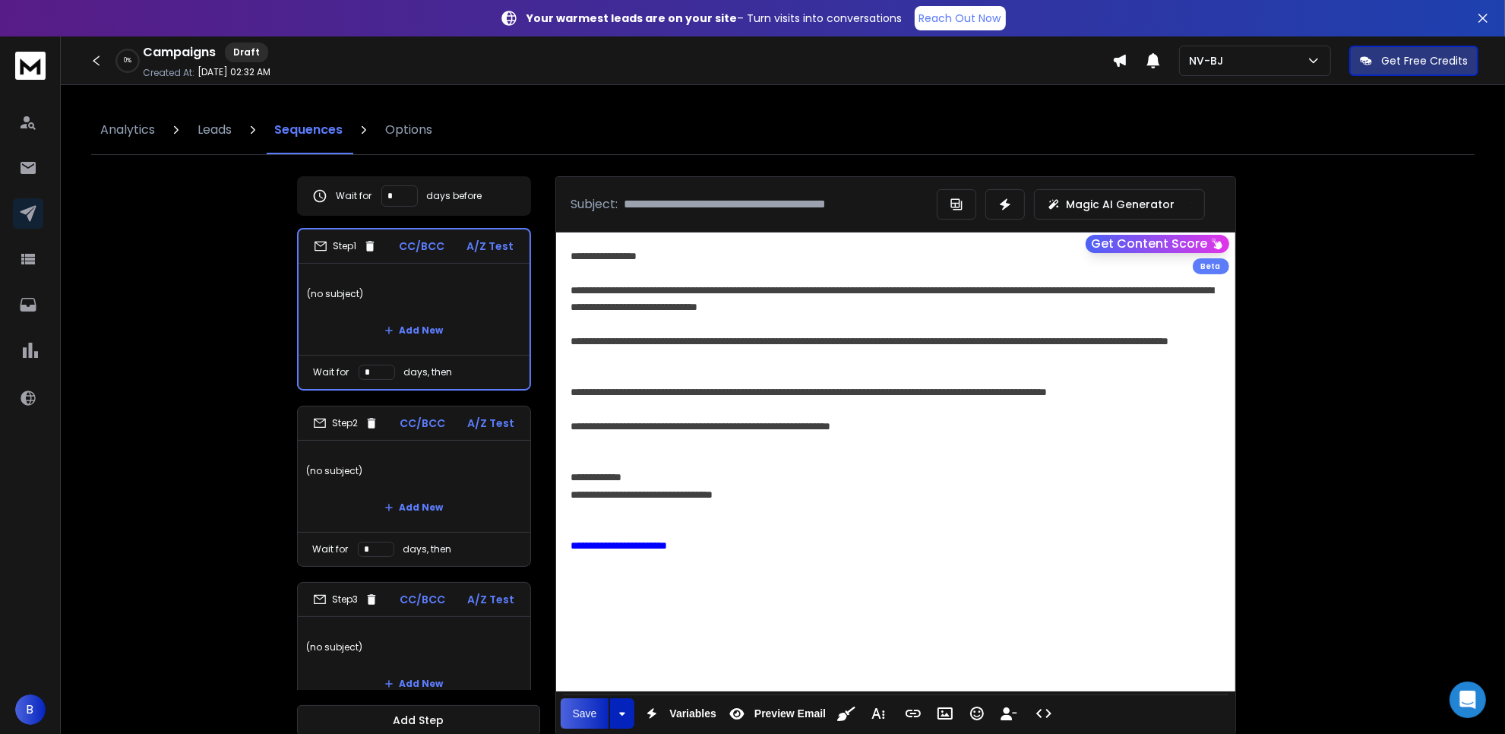
click at [427, 477] on p "(no subject)" at bounding box center [414, 471] width 214 height 43
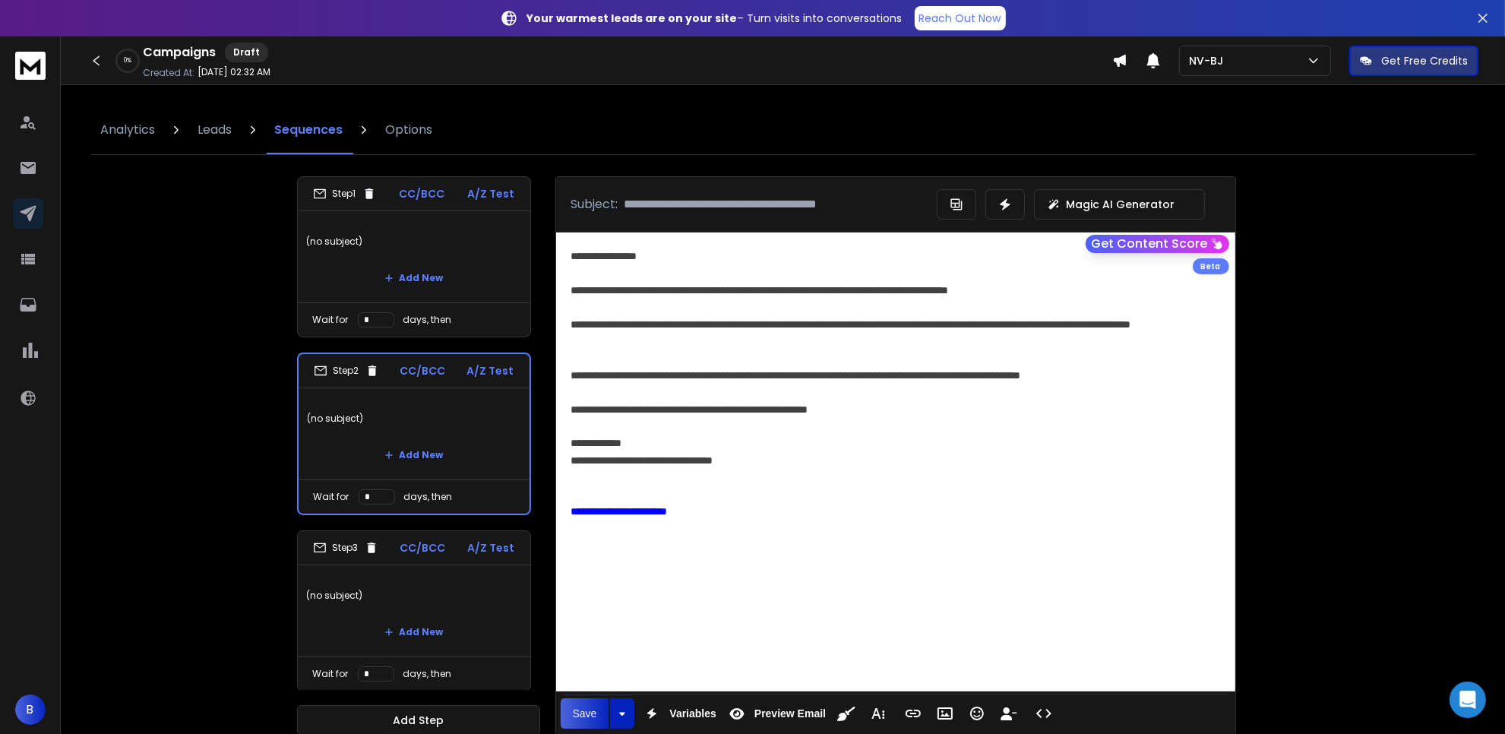
scroll to position [95, 0]
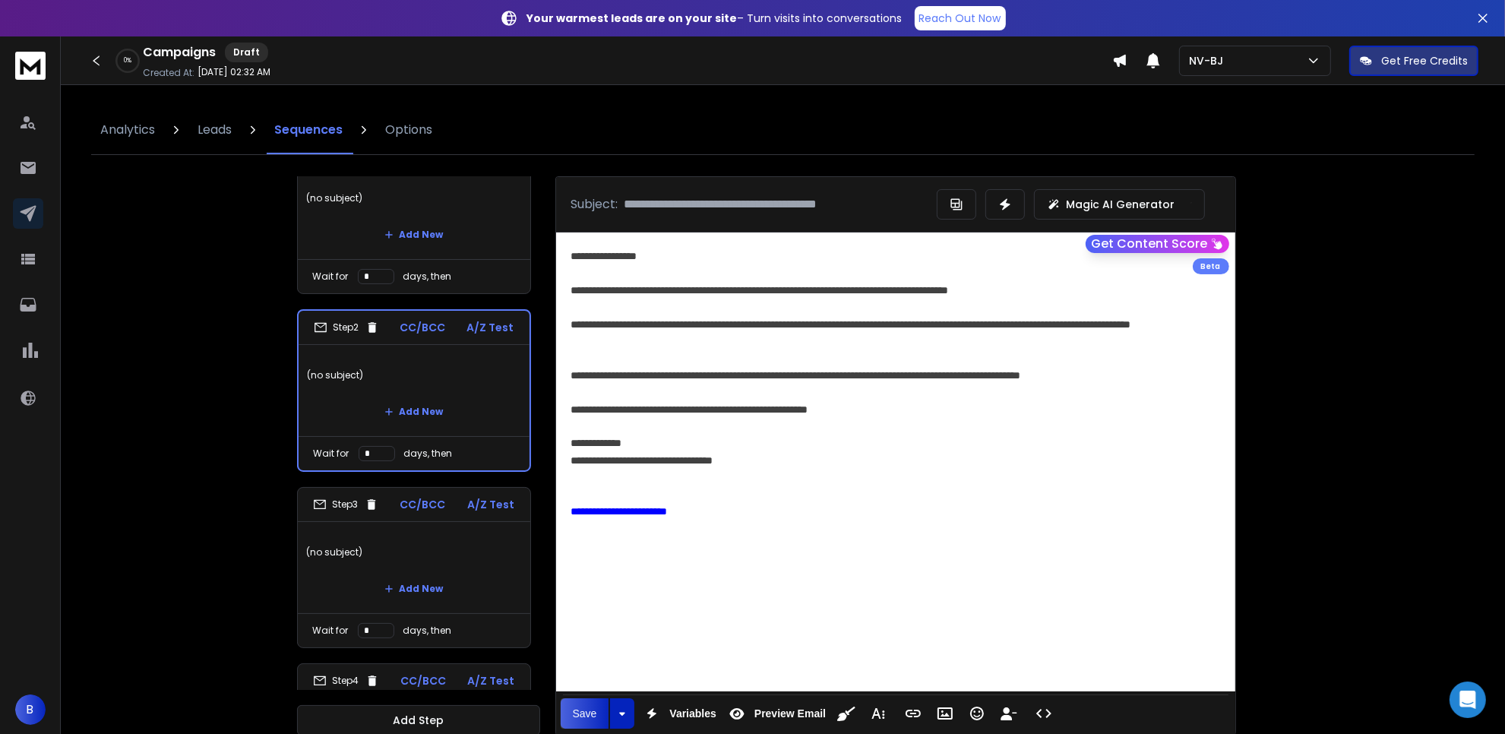
click at [429, 571] on p "(no subject)" at bounding box center [414, 552] width 214 height 43
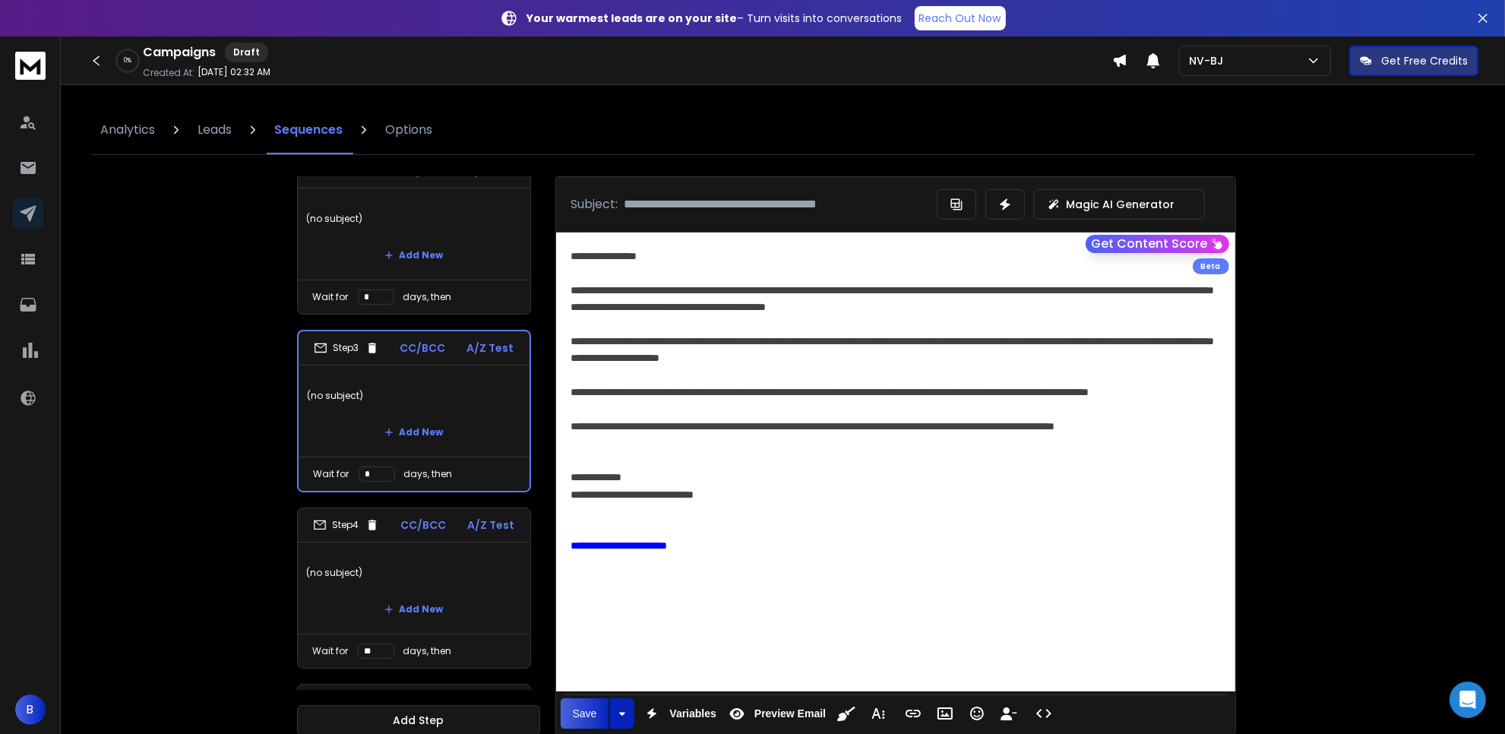
scroll to position [285, 0]
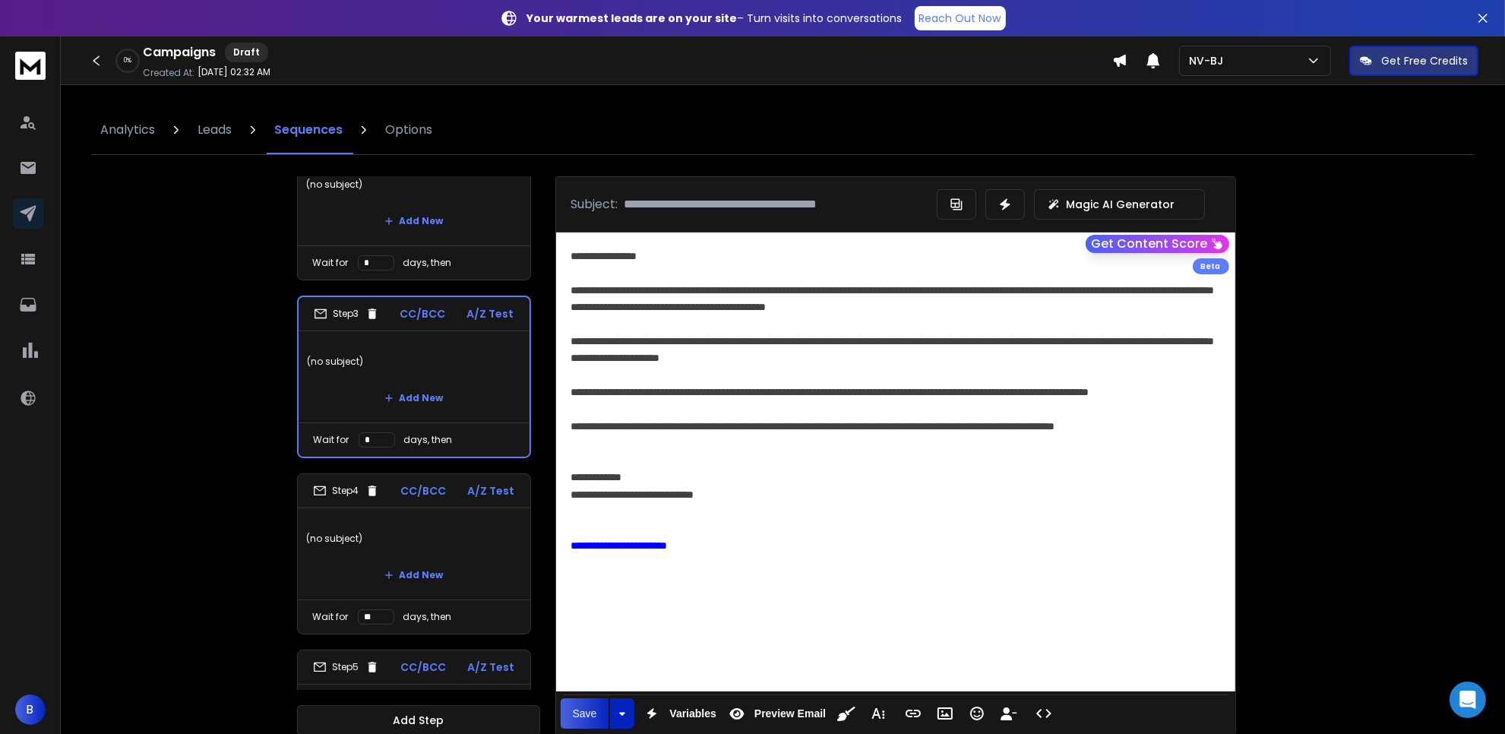
click at [453, 528] on p "(no subject)" at bounding box center [414, 538] width 214 height 43
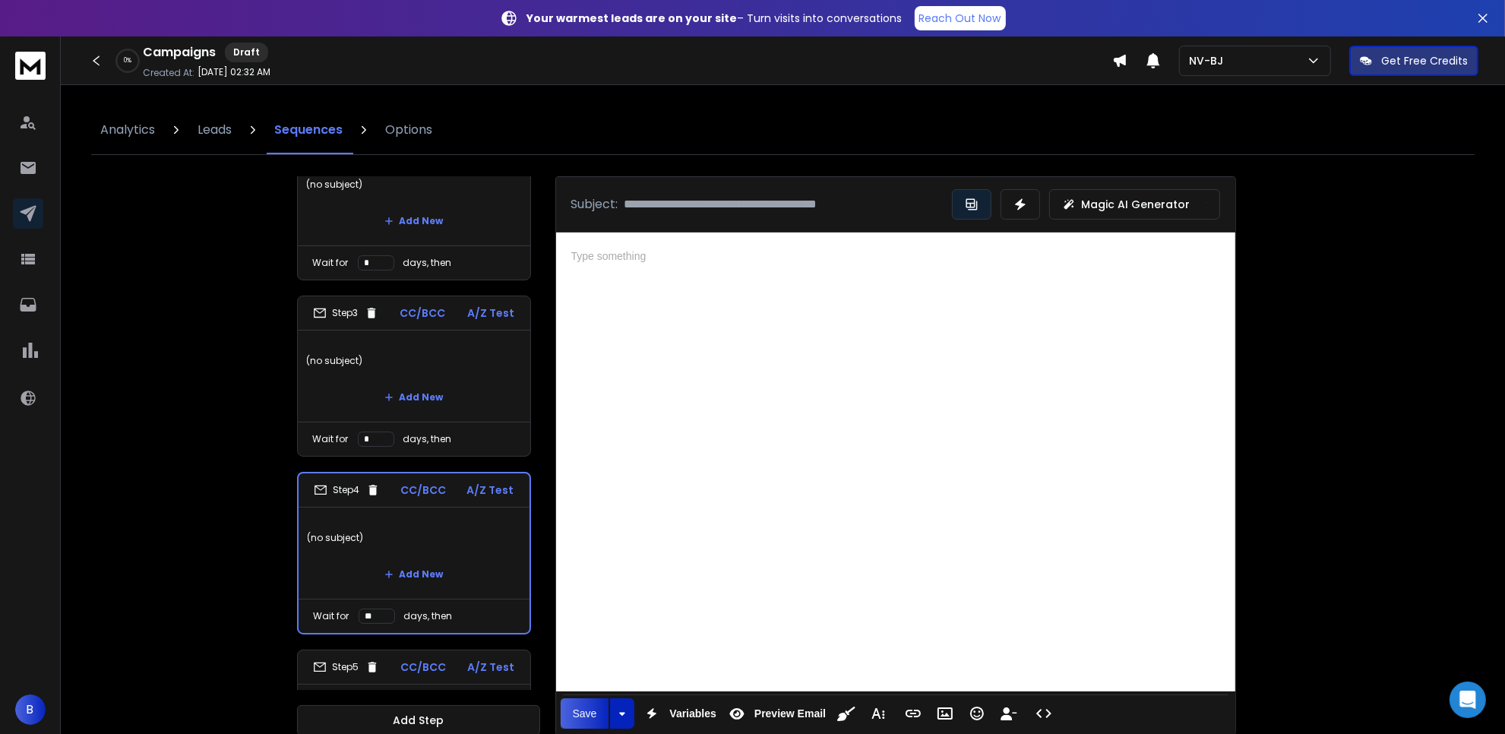
click at [979, 204] on button at bounding box center [972, 204] width 40 height 30
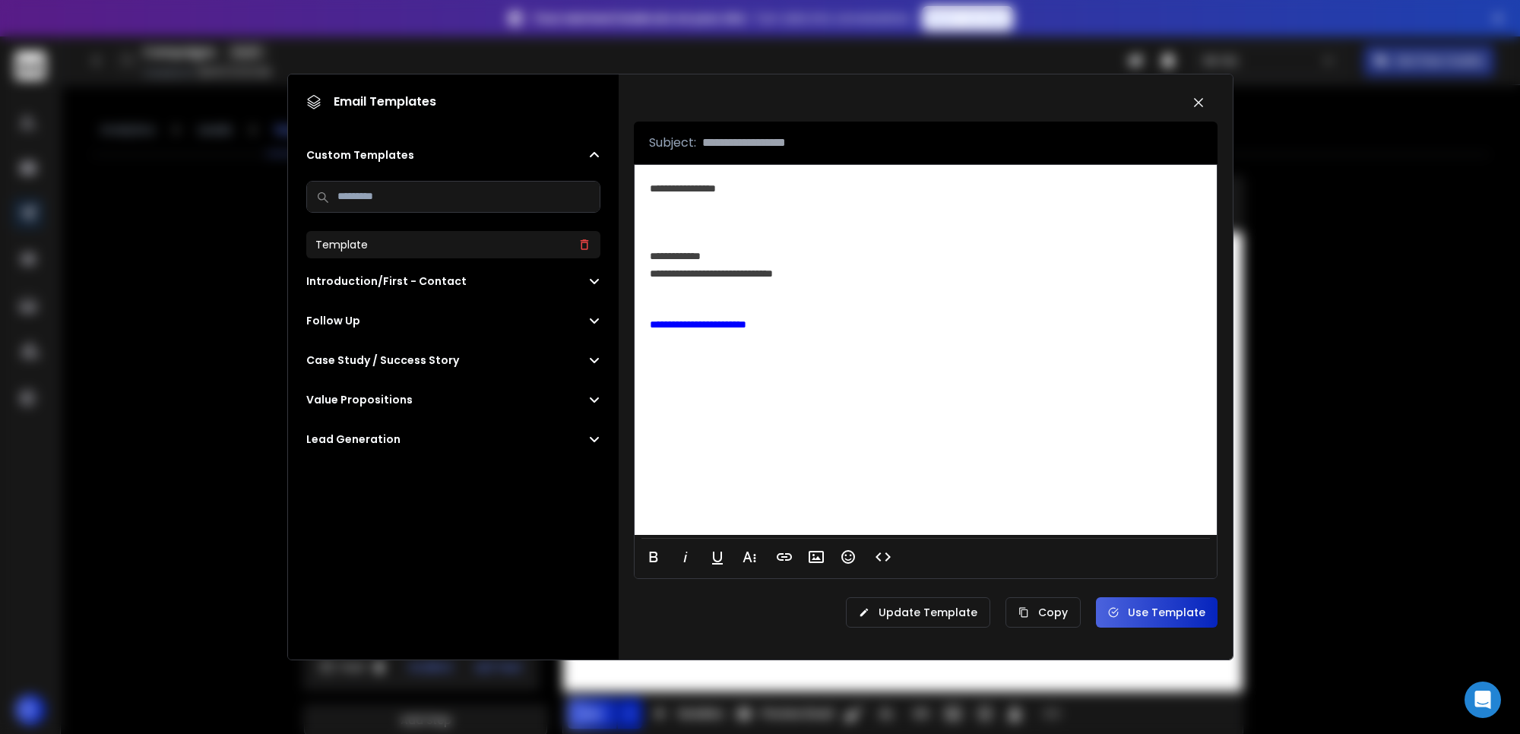
click at [1118, 606] on button "Use Template" at bounding box center [1157, 612] width 122 height 30
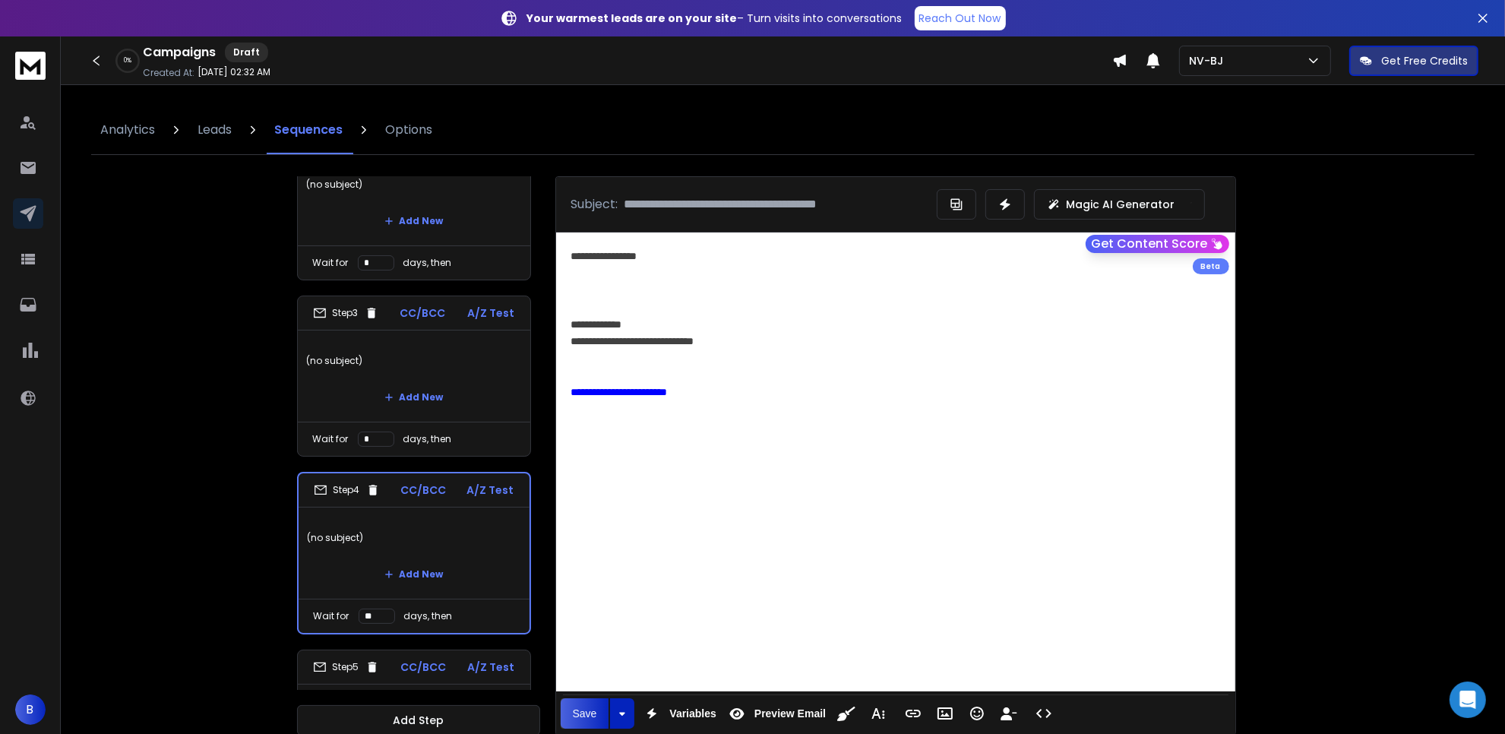
click at [581, 270] on div at bounding box center [895, 272] width 649 height 17
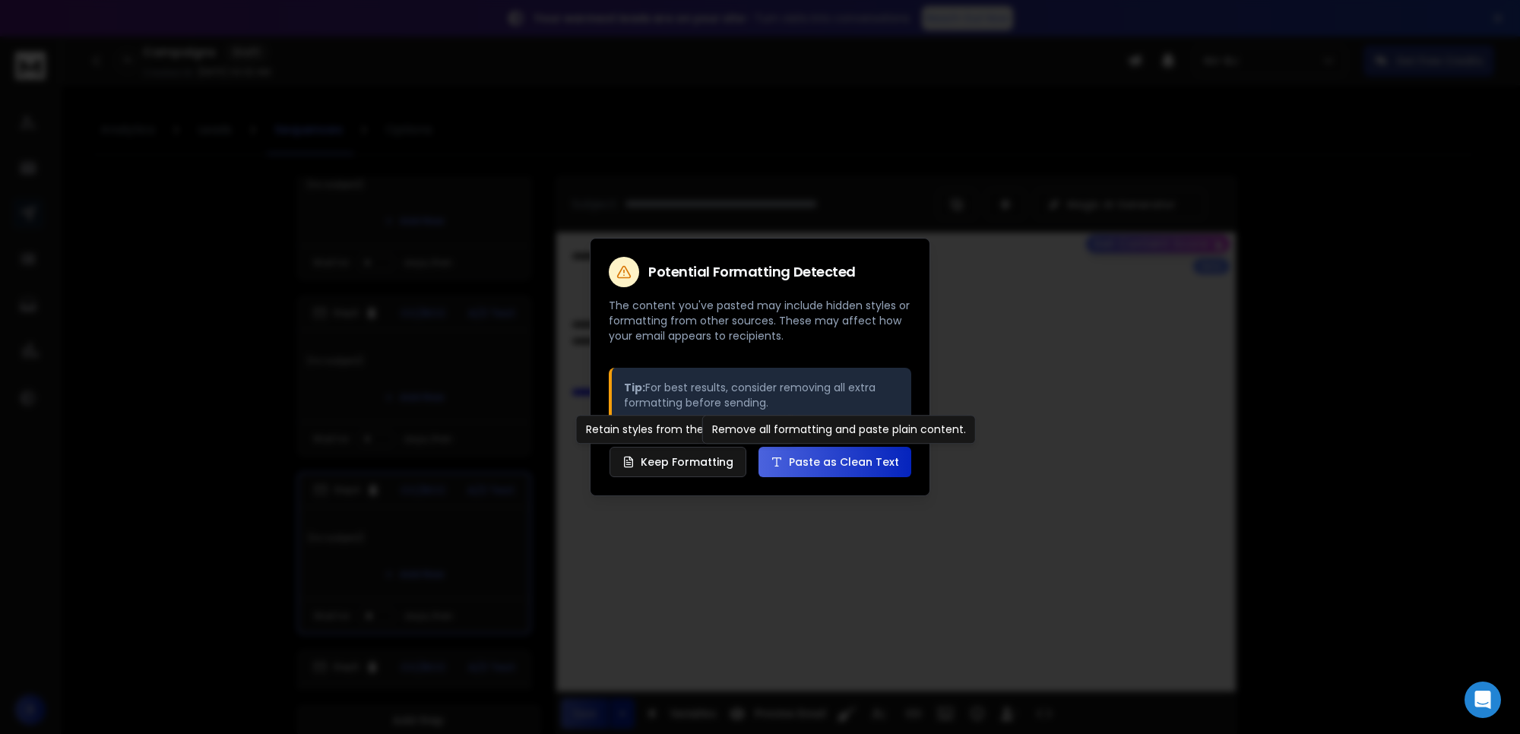
click at [783, 458] on icon at bounding box center [777, 462] width 12 height 12
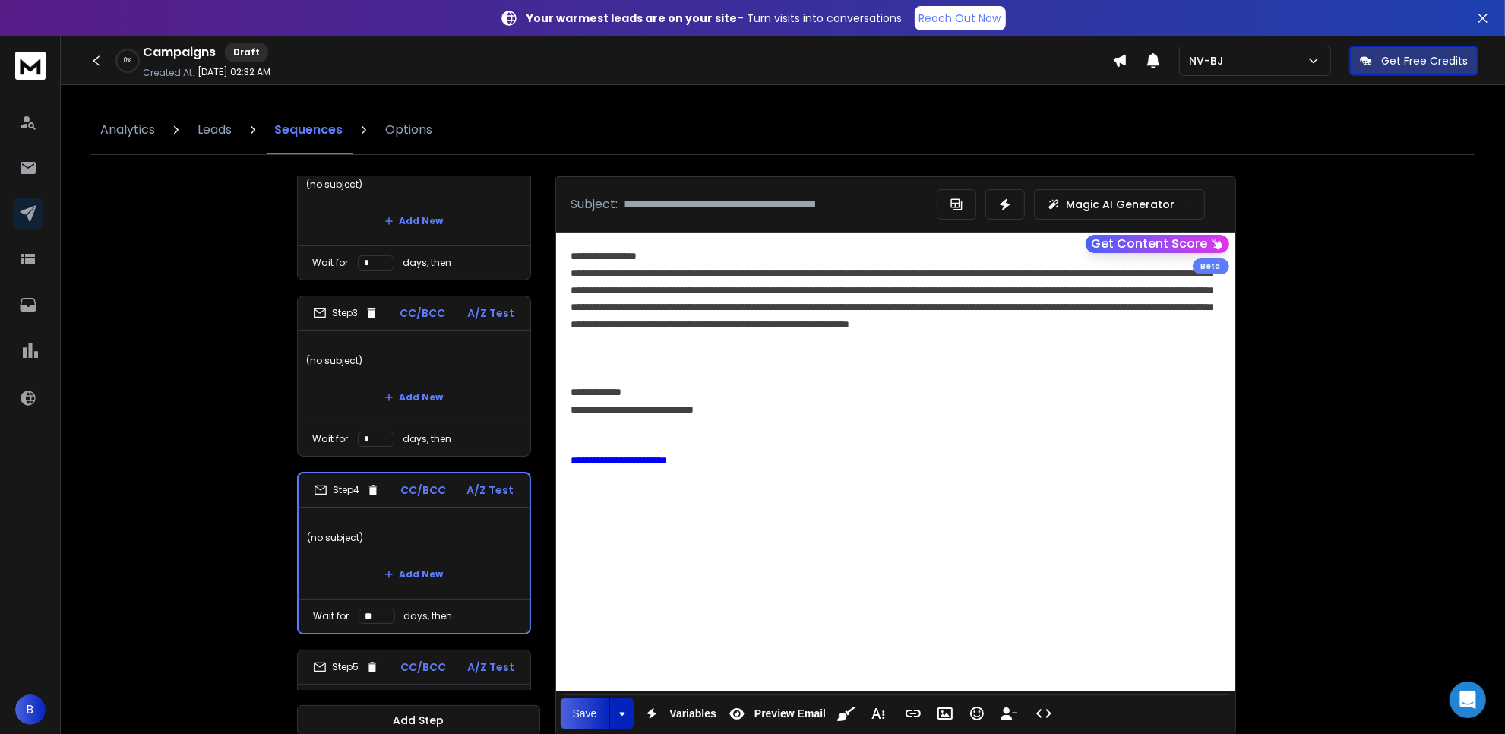
click at [571, 268] on div "**********" at bounding box center [895, 306] width 648 height 85
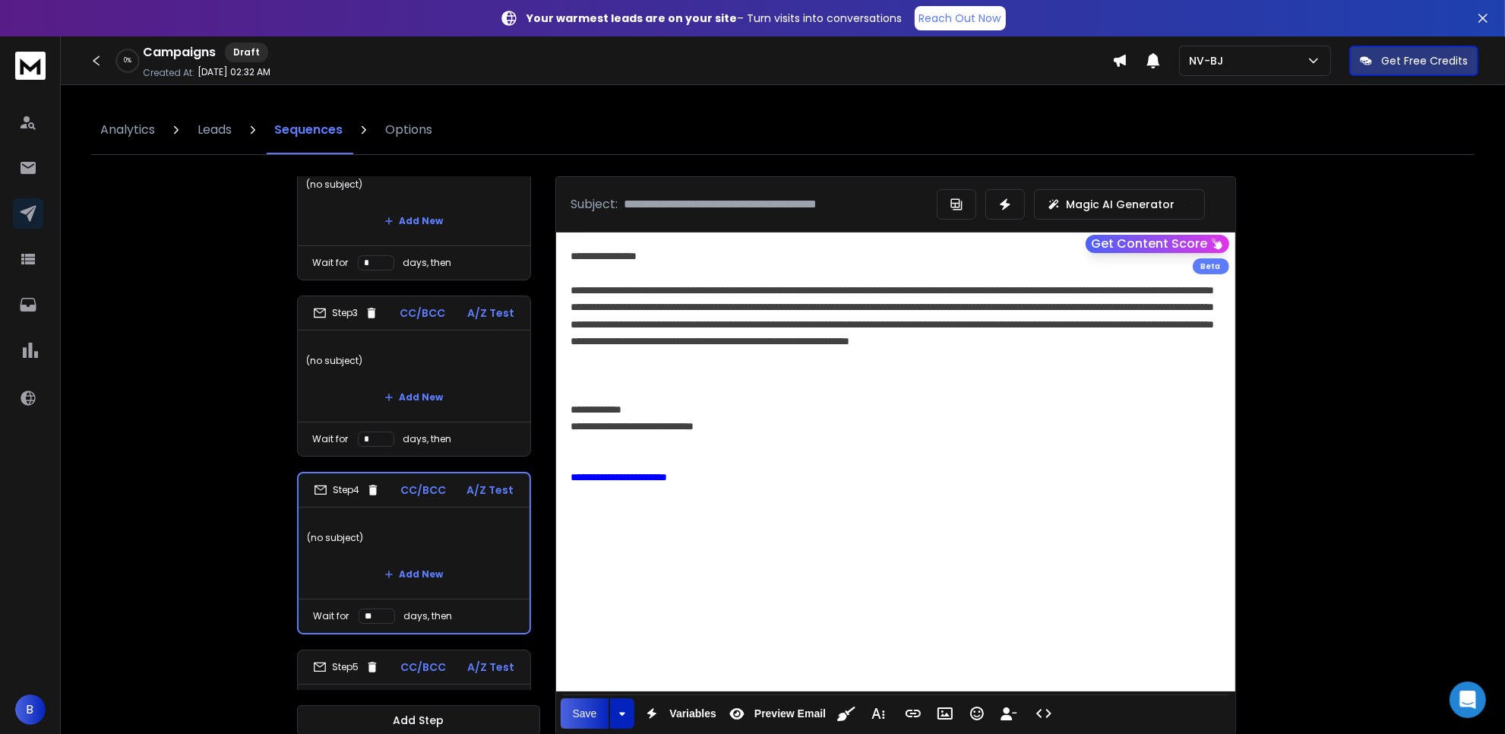
click at [1014, 309] on div "**********" at bounding box center [895, 324] width 648 height 85
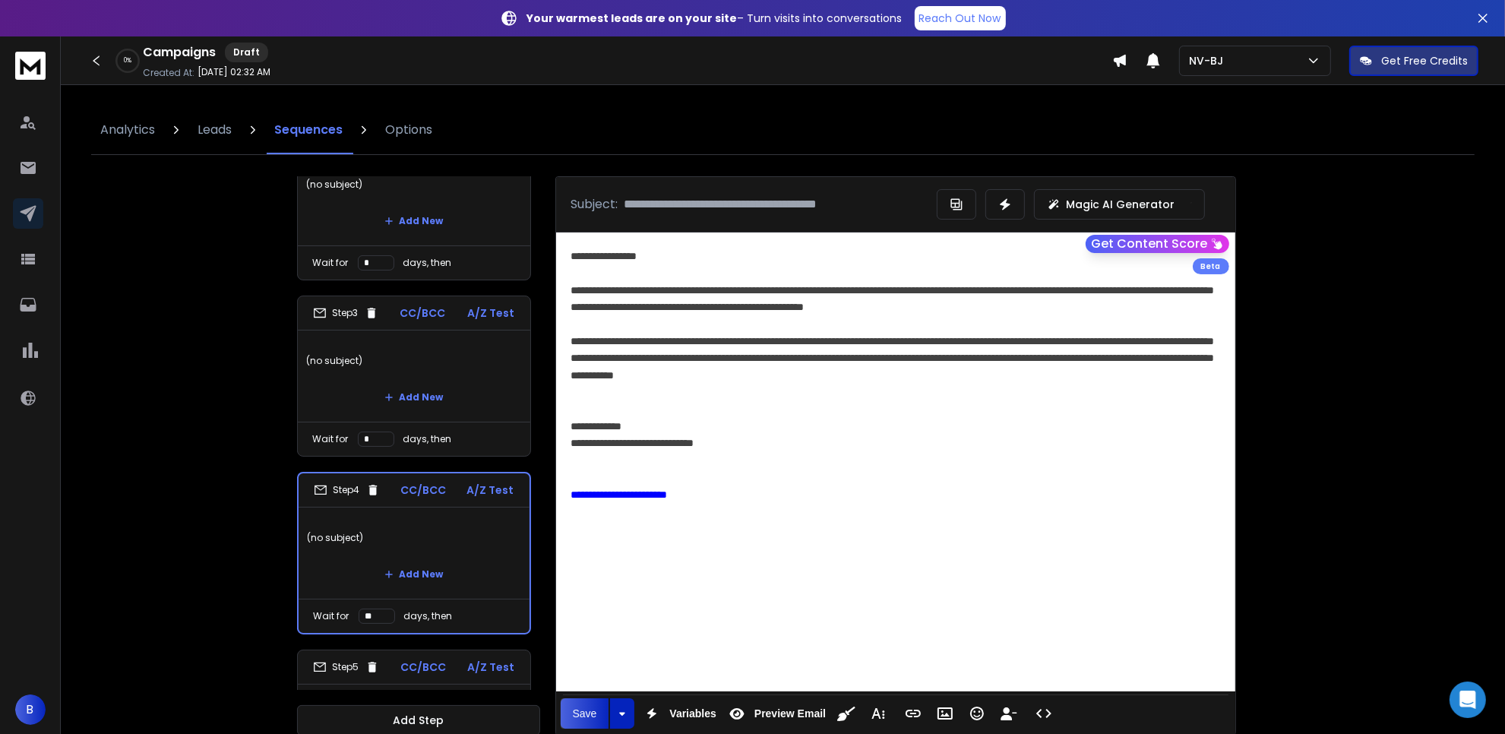
click at [1079, 340] on div "**********" at bounding box center [895, 358] width 648 height 51
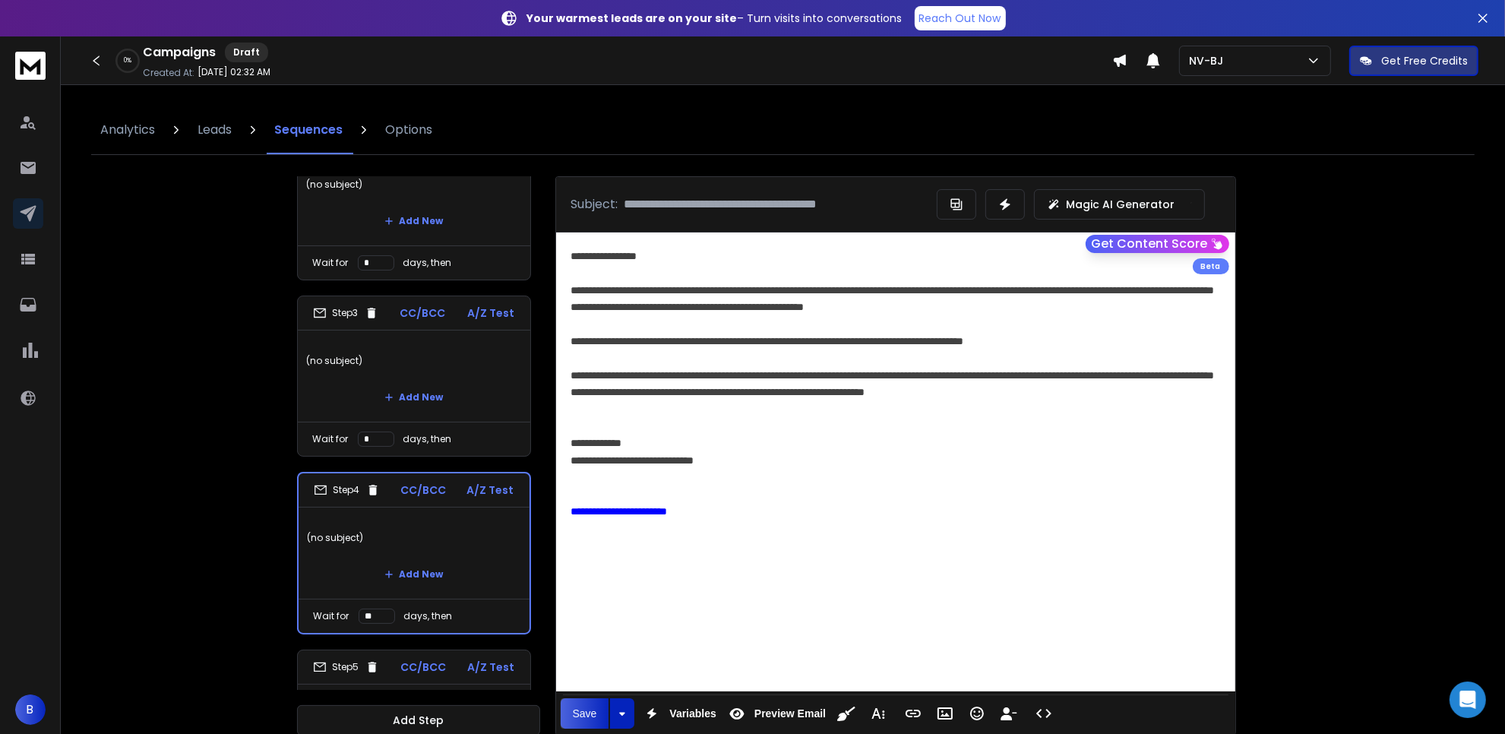
click at [1189, 372] on div "**********" at bounding box center [895, 384] width 648 height 34
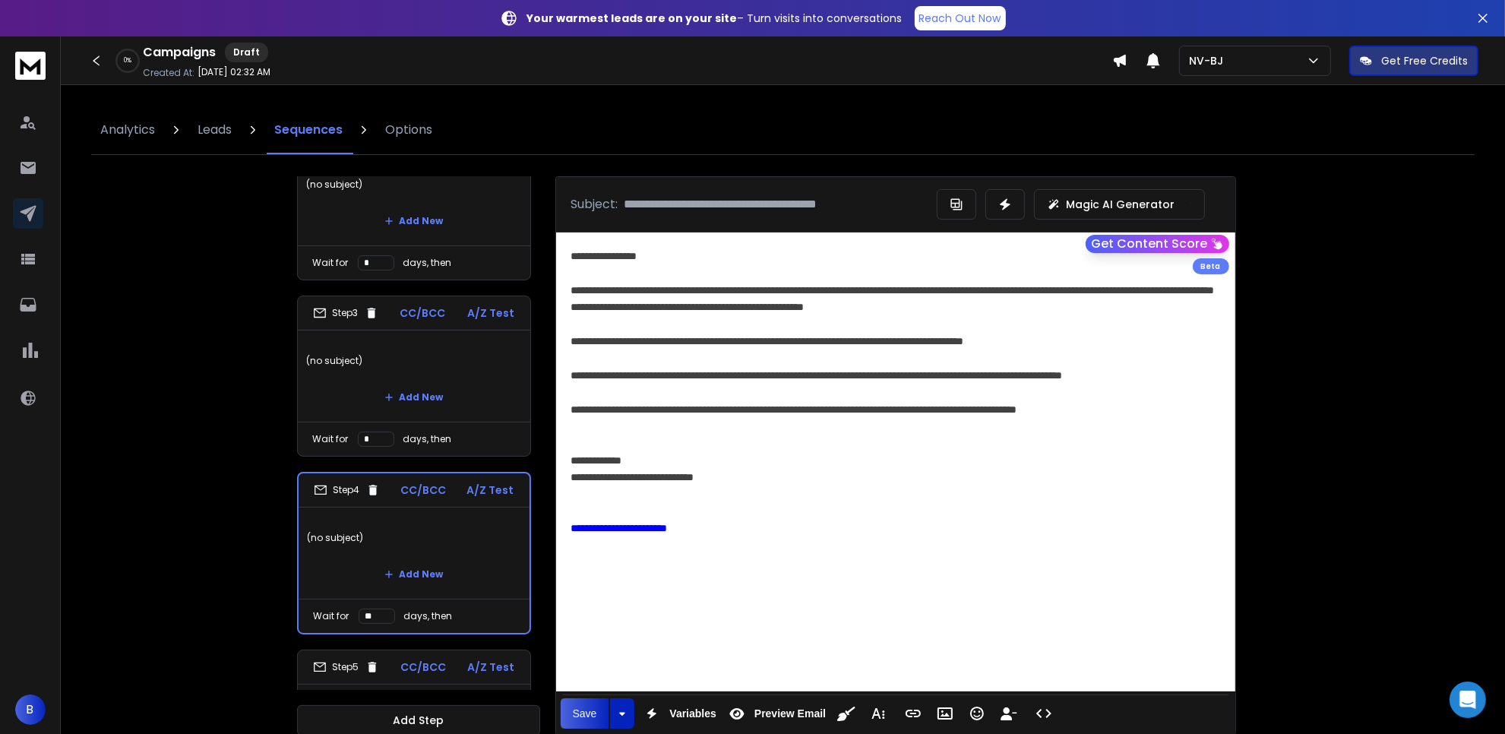
click at [583, 434] on div at bounding box center [895, 426] width 649 height 17
click at [586, 434] on div at bounding box center [895, 426] width 649 height 17
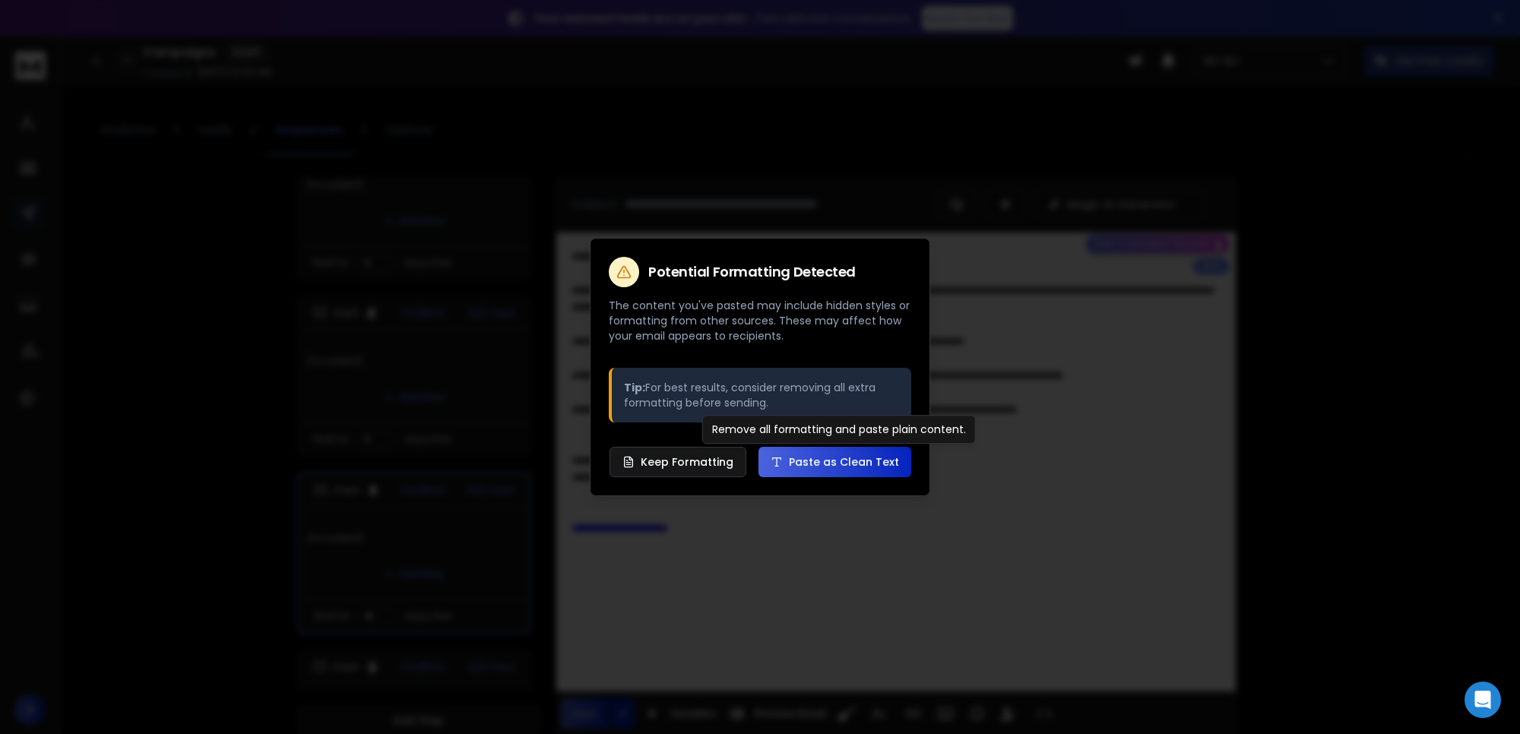
click at [809, 461] on button "Paste as Clean Text" at bounding box center [834, 462] width 153 height 30
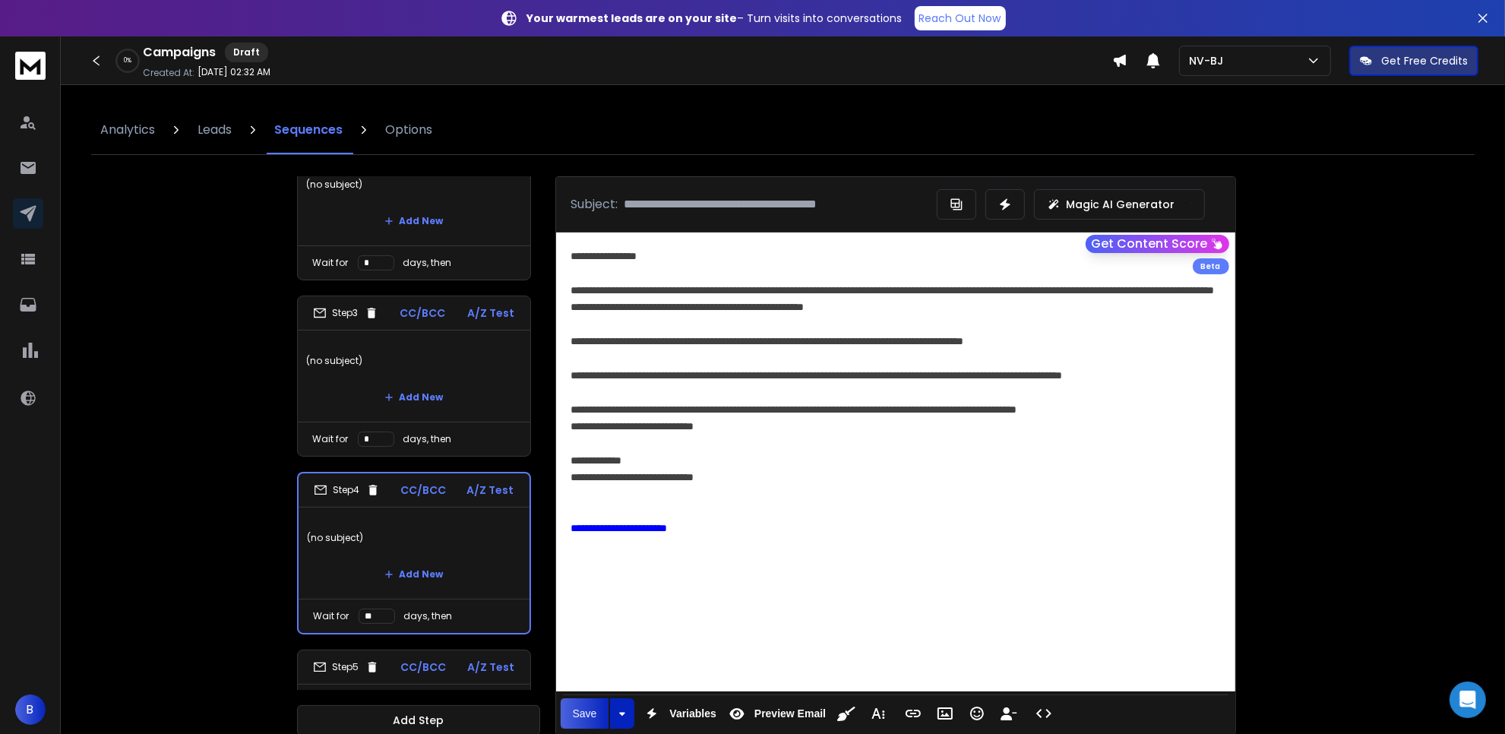
drag, startPoint x: 572, startPoint y: 423, endPoint x: 594, endPoint y: 423, distance: 22.0
click at [574, 423] on div "**********" at bounding box center [895, 426] width 648 height 17
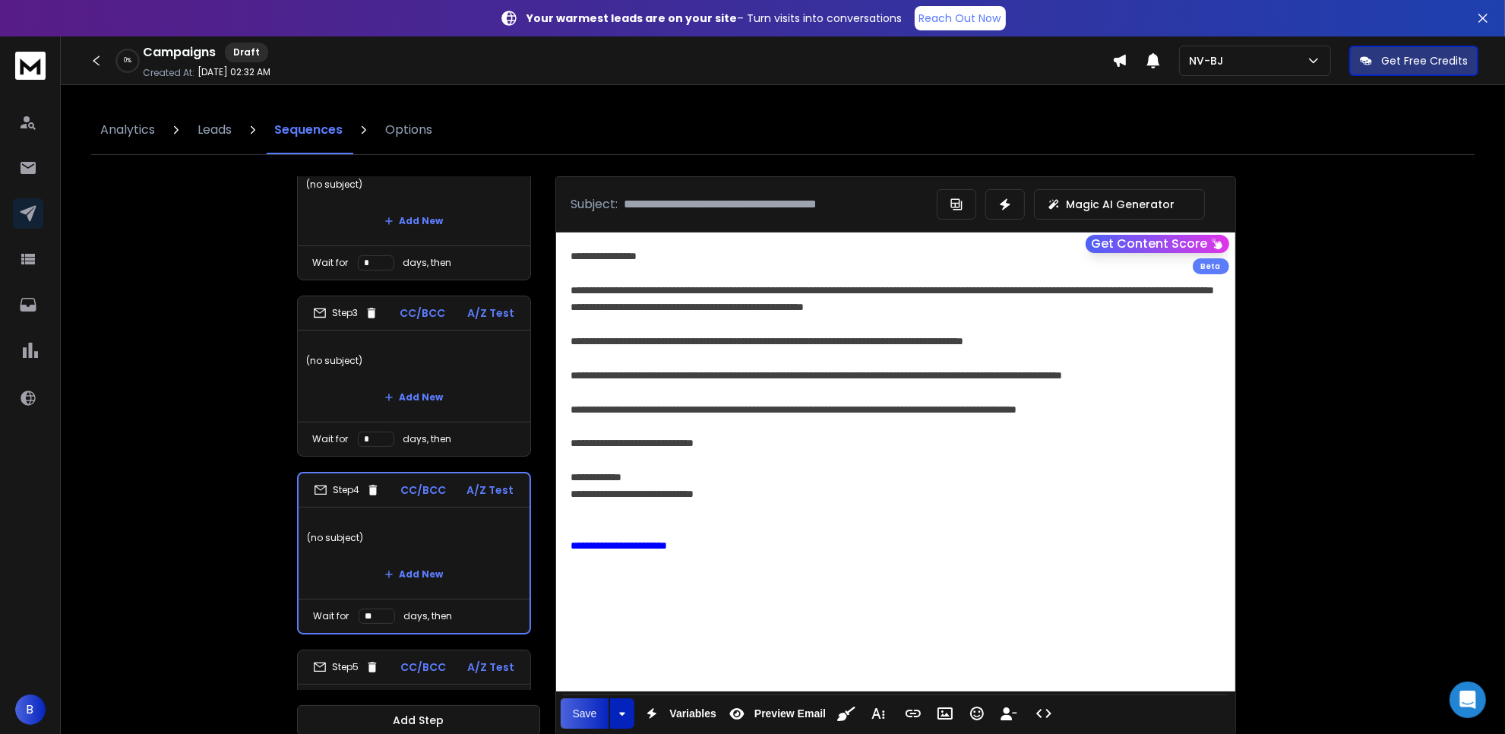
scroll to position [29, 0]
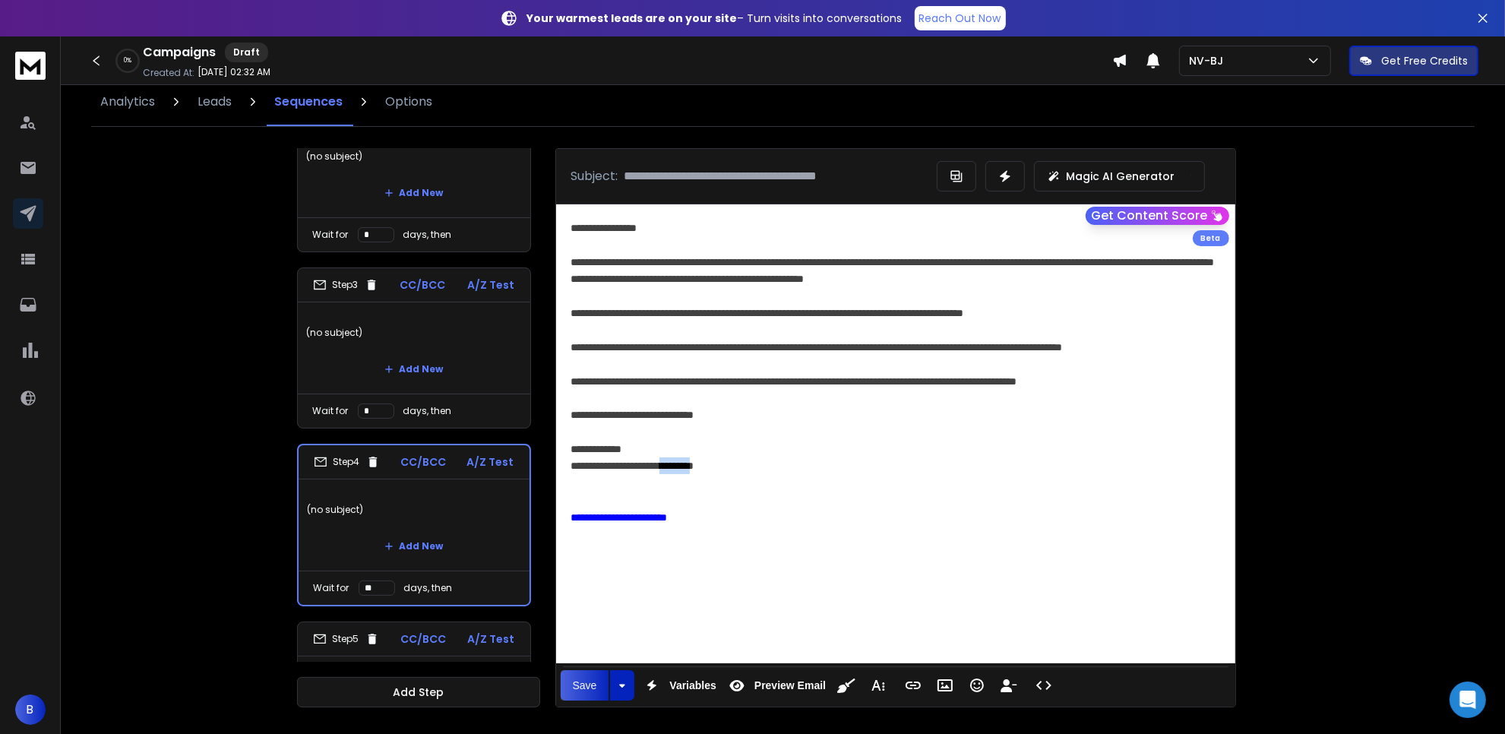
drag, startPoint x: 723, startPoint y: 467, endPoint x: 676, endPoint y: 461, distance: 47.6
click at [676, 461] on div "**********" at bounding box center [895, 465] width 648 height 17
click at [773, 461] on div "**********" at bounding box center [895, 465] width 648 height 17
click at [454, 367] on div "Add New" at bounding box center [414, 369] width 214 height 30
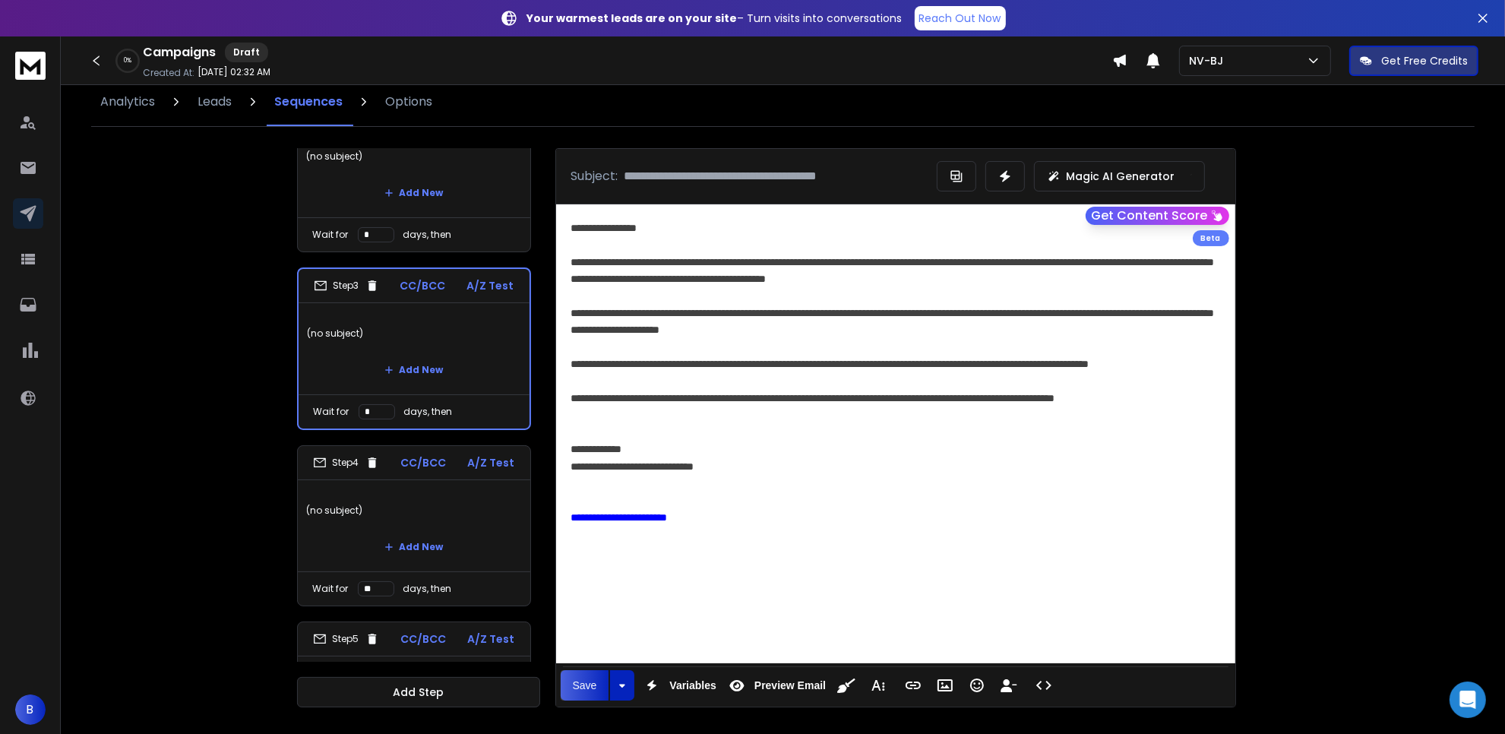
click at [453, 517] on p "(no subject)" at bounding box center [414, 510] width 214 height 43
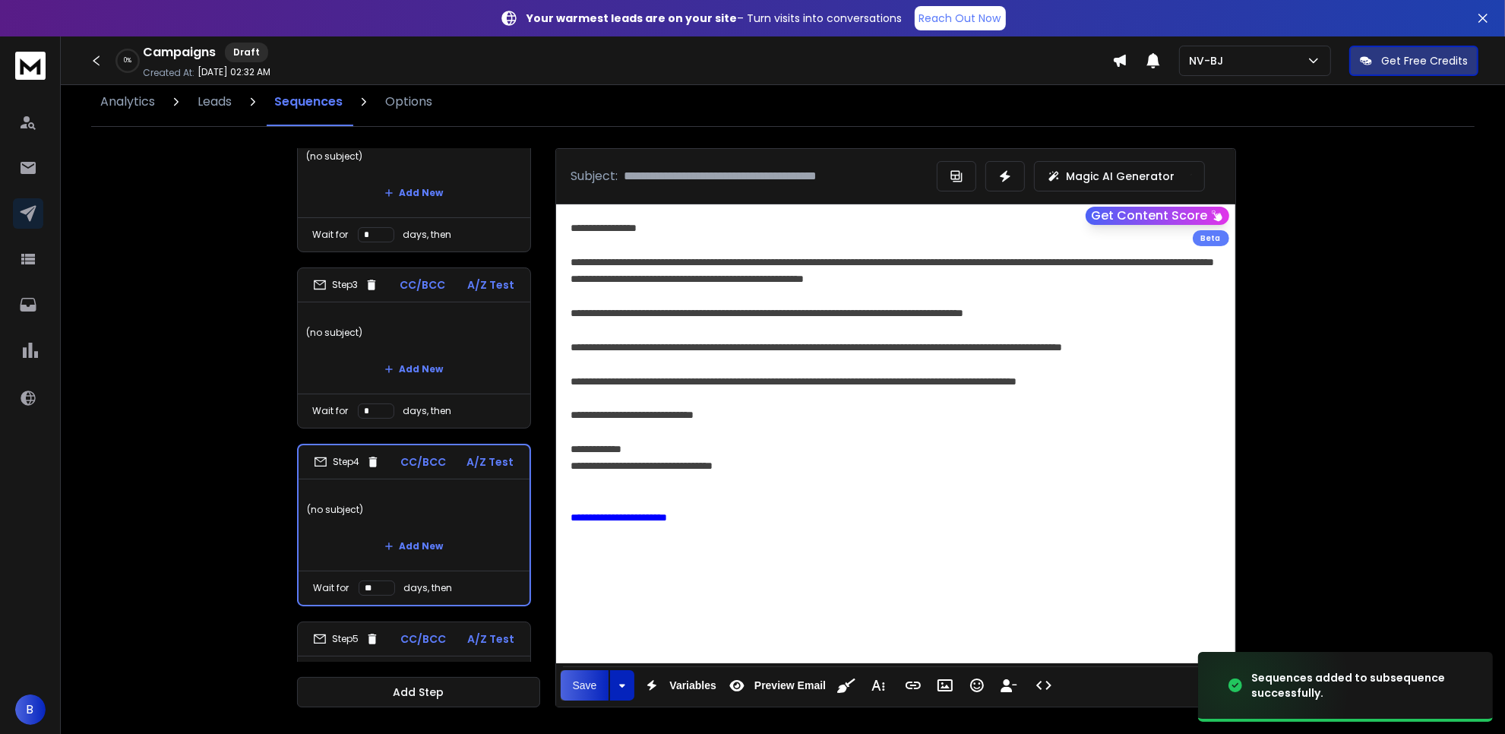
click at [514, 358] on div "Add New" at bounding box center [414, 369] width 214 height 30
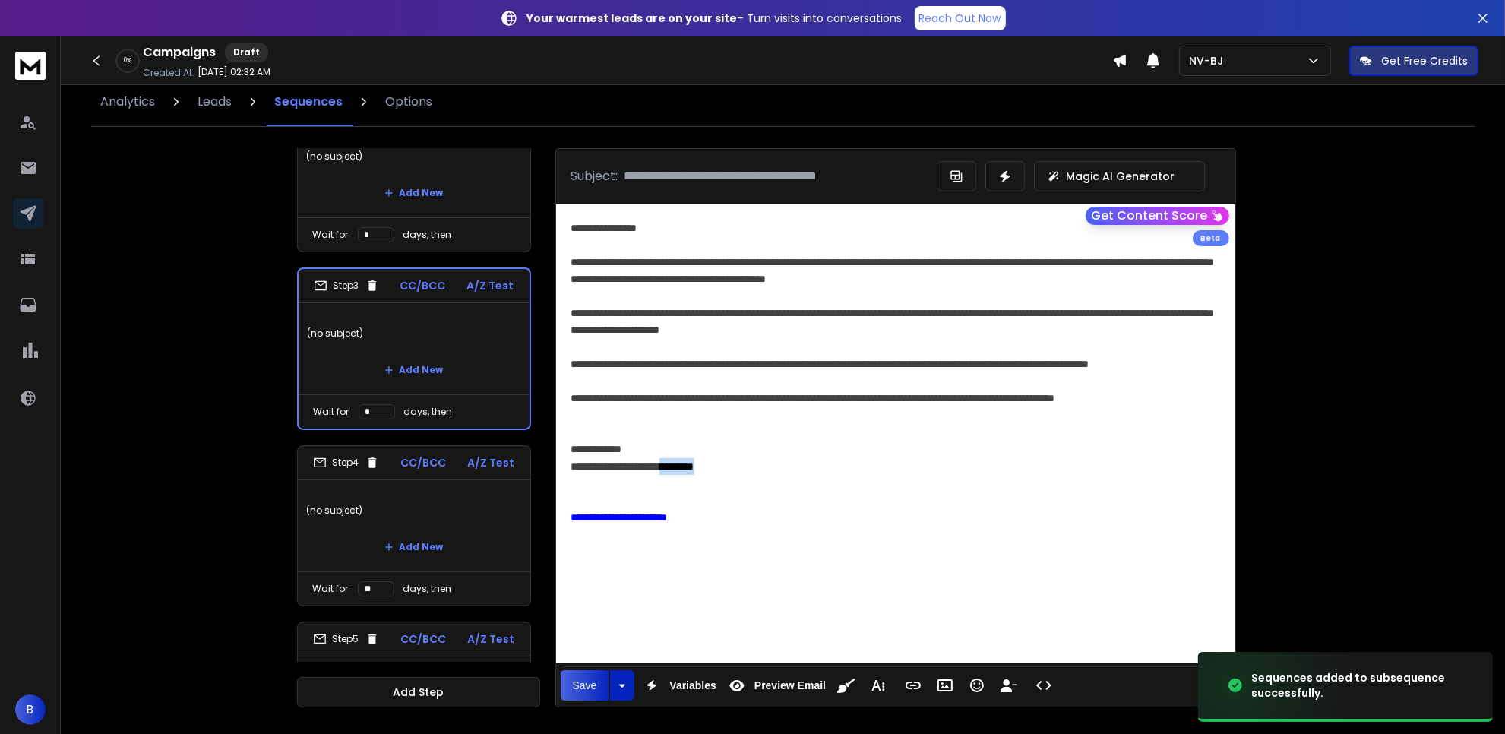
drag, startPoint x: 677, startPoint y: 462, endPoint x: 726, endPoint y: 465, distance: 48.7
click at [726, 465] on div "**********" at bounding box center [895, 466] width 648 height 17
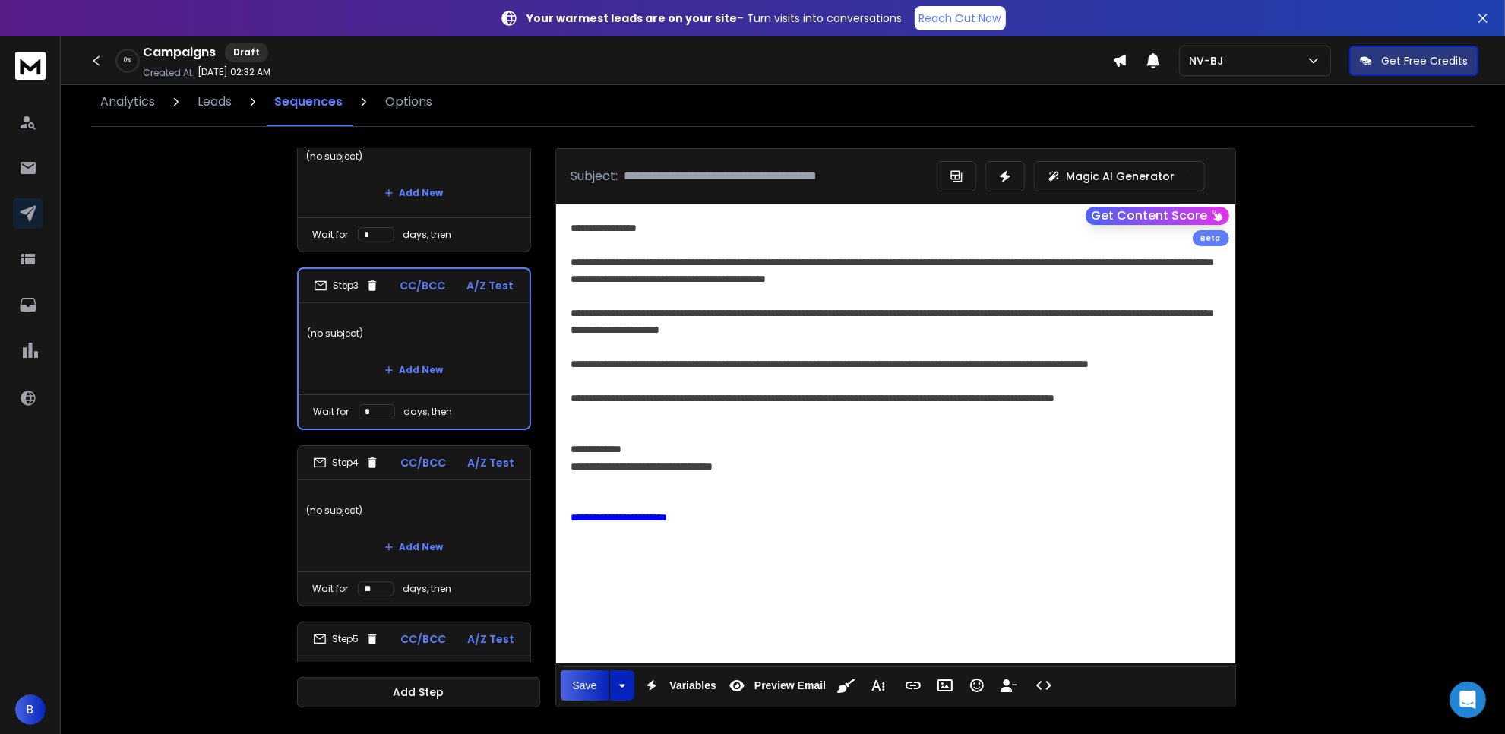
drag, startPoint x: 585, startPoint y: 679, endPoint x: 529, endPoint y: 610, distance: 88.5
click at [495, 506] on p "(no subject)" at bounding box center [414, 510] width 214 height 43
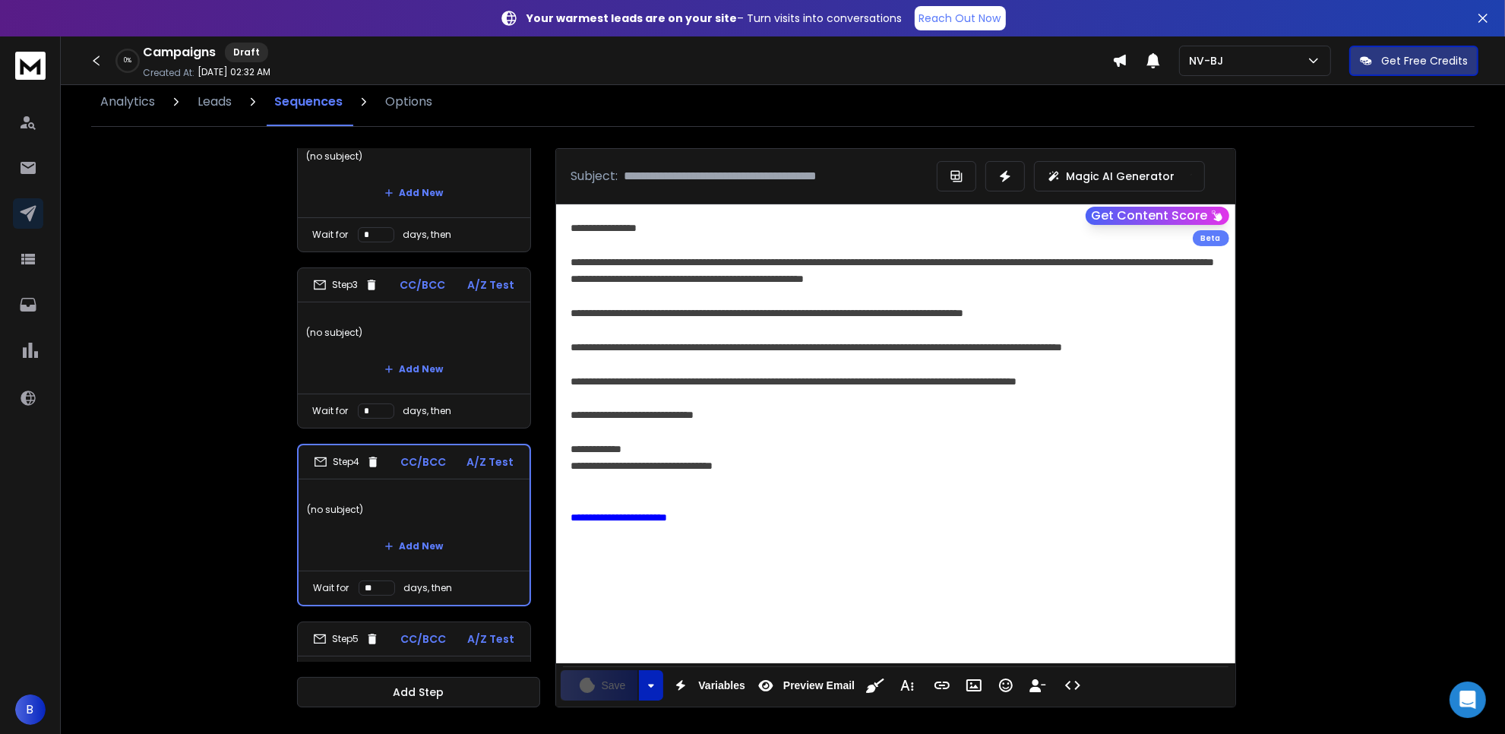
click at [492, 351] on p "(no subject)" at bounding box center [414, 333] width 214 height 43
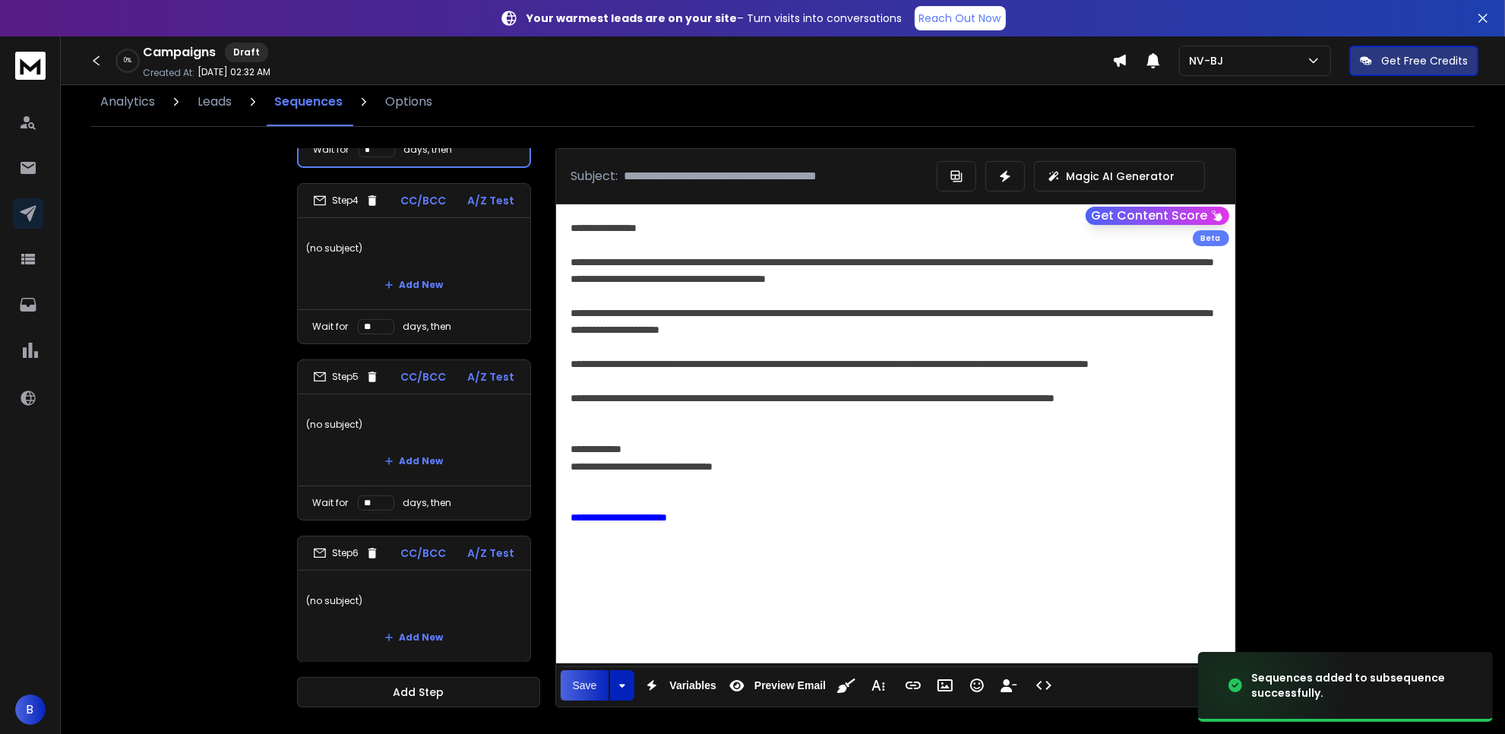
scroll to position [549, 0]
click at [495, 442] on p "(no subject)" at bounding box center [414, 424] width 214 height 43
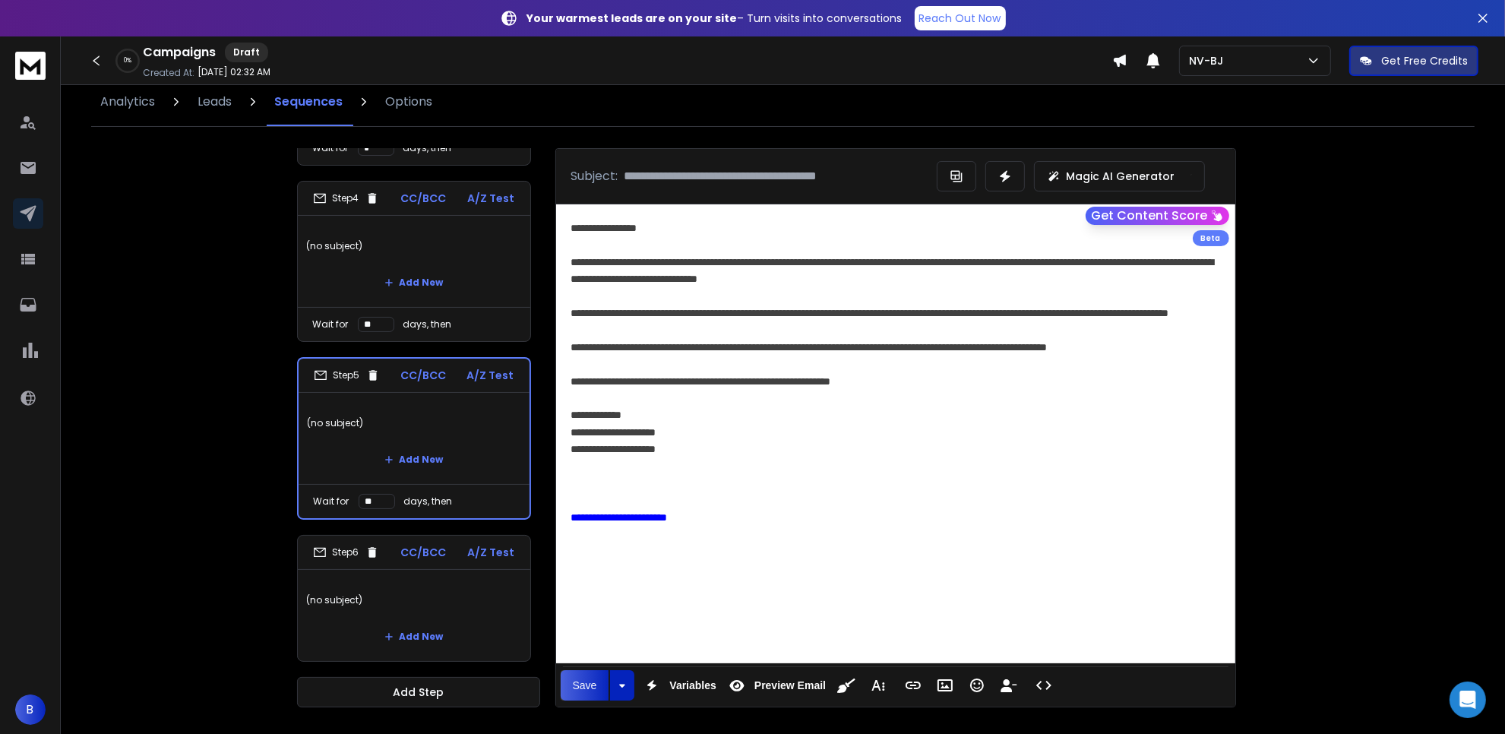
click at [481, 252] on p "(no subject)" at bounding box center [414, 246] width 214 height 43
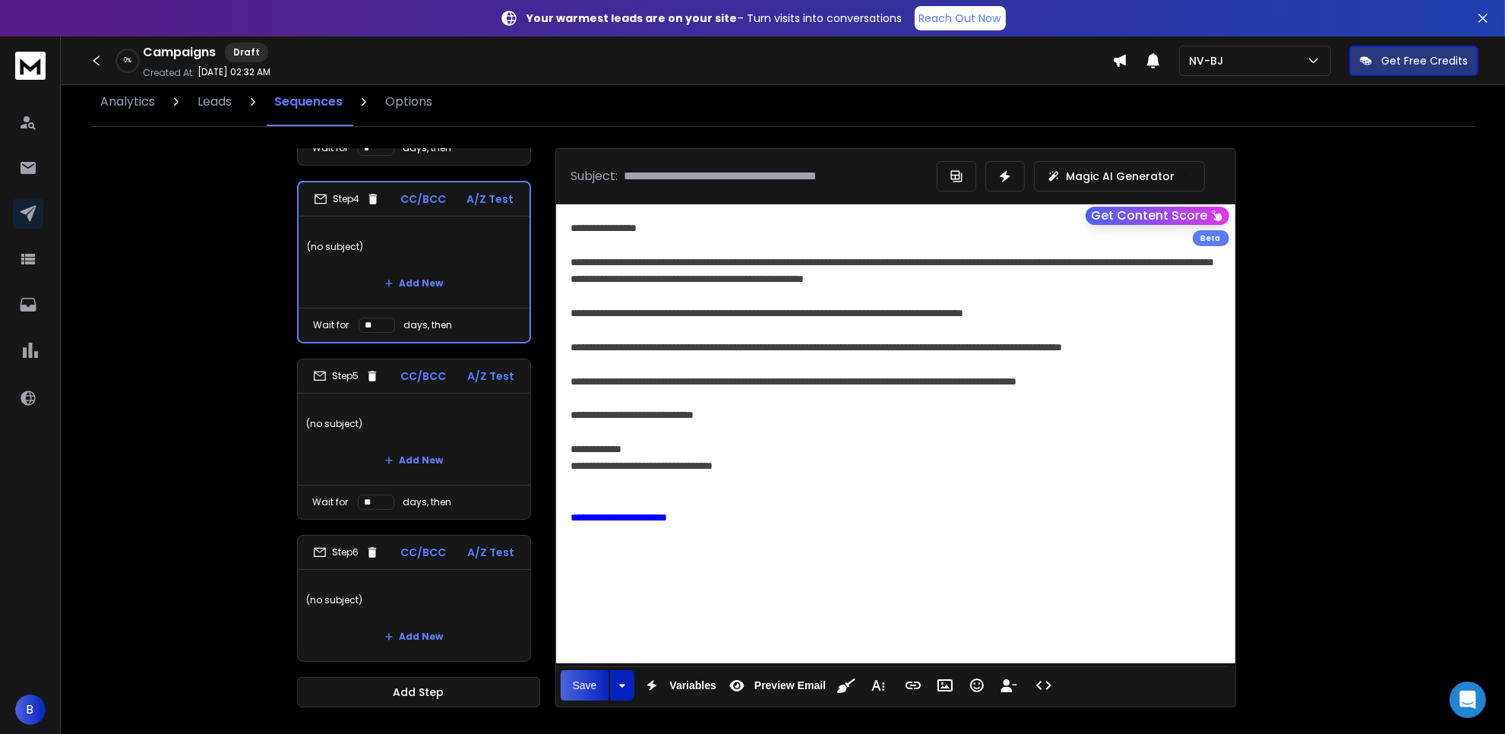
click at [473, 441] on p "(no subject)" at bounding box center [414, 424] width 214 height 43
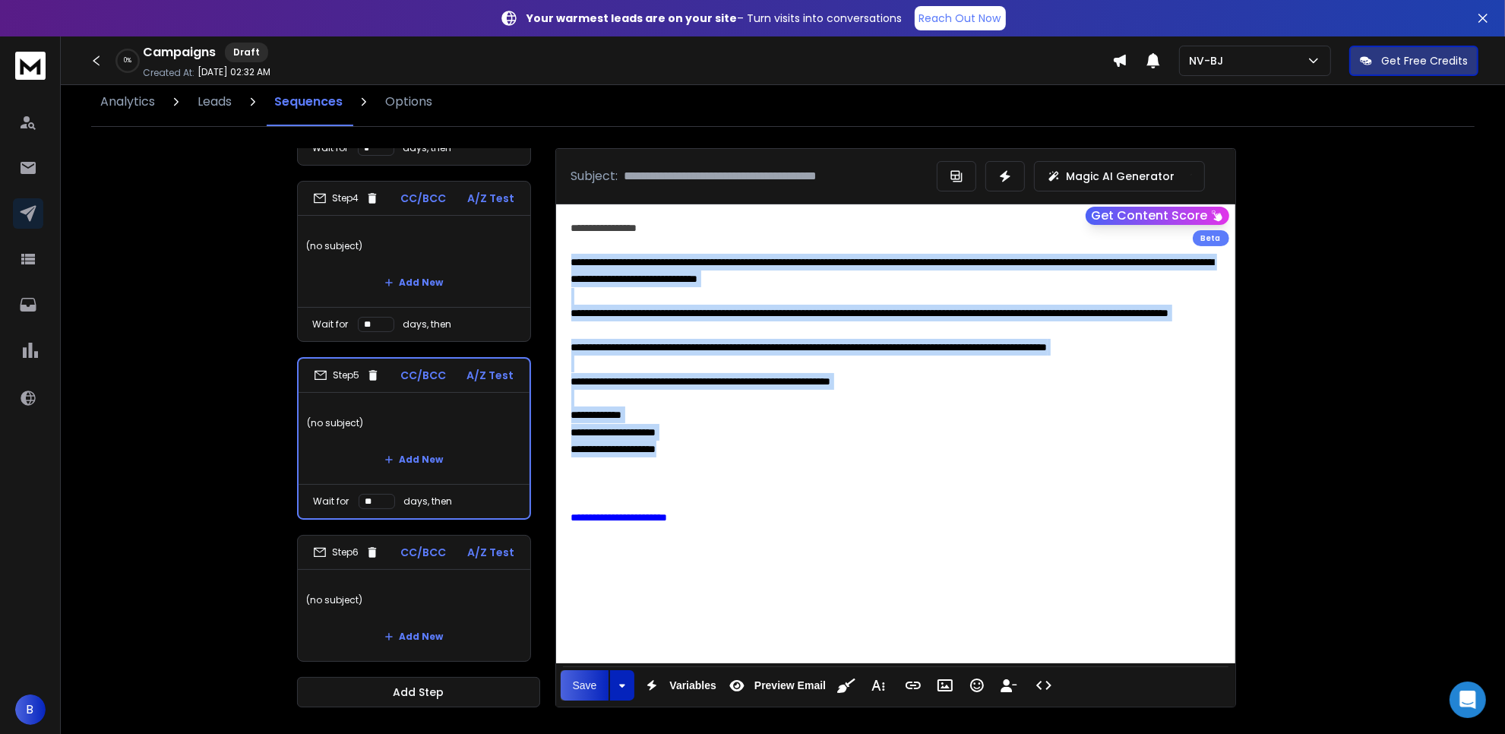
drag, startPoint x: 570, startPoint y: 259, endPoint x: 720, endPoint y: 449, distance: 241.9
click at [720, 449] on div "**********" at bounding box center [895, 424] width 679 height 441
click at [571, 257] on div "**********" at bounding box center [895, 271] width 648 height 34
drag, startPoint x: 571, startPoint y: 257, endPoint x: 913, endPoint y: 375, distance: 361.0
click at [913, 375] on div "**********" at bounding box center [895, 424] width 679 height 441
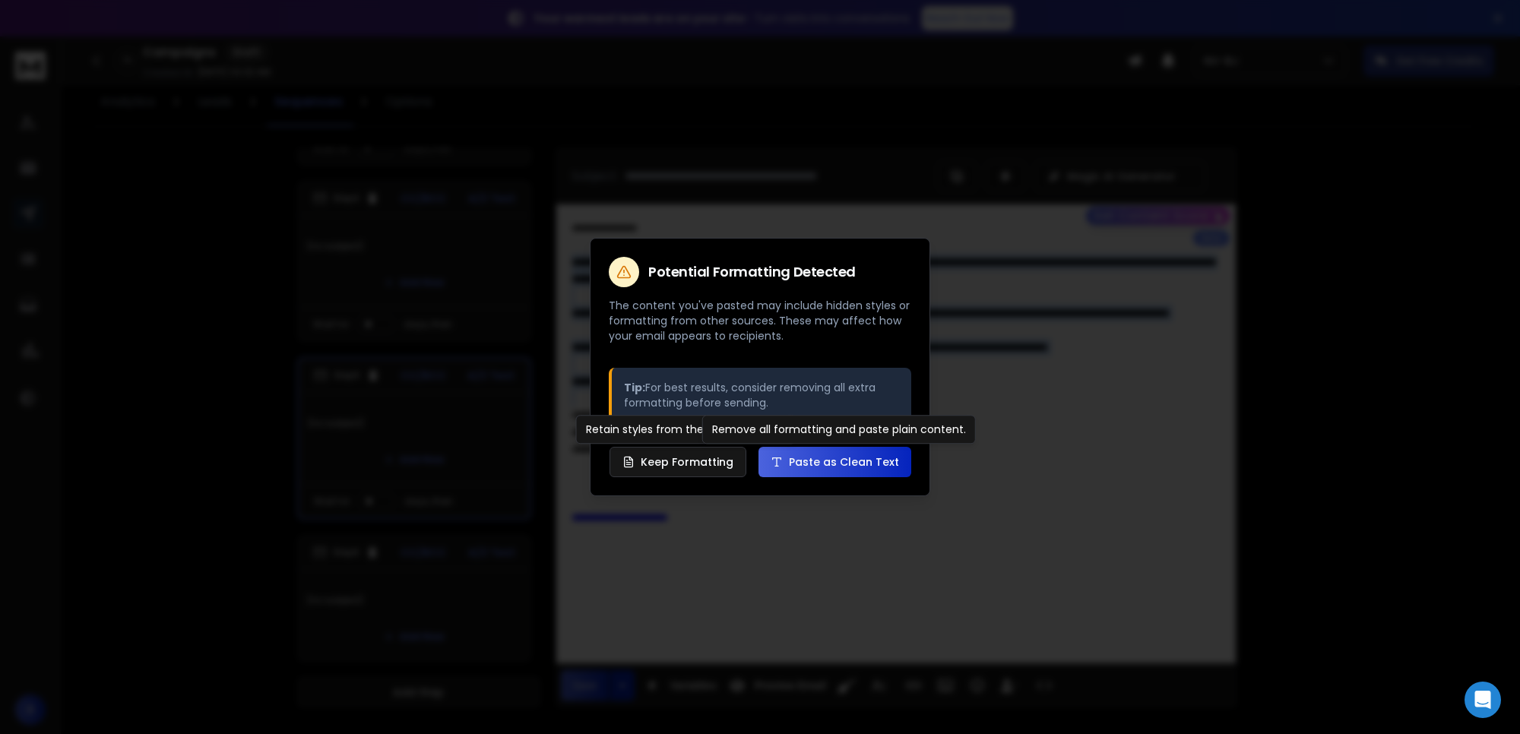
click at [847, 456] on button "Paste as Clean Text" at bounding box center [834, 462] width 153 height 30
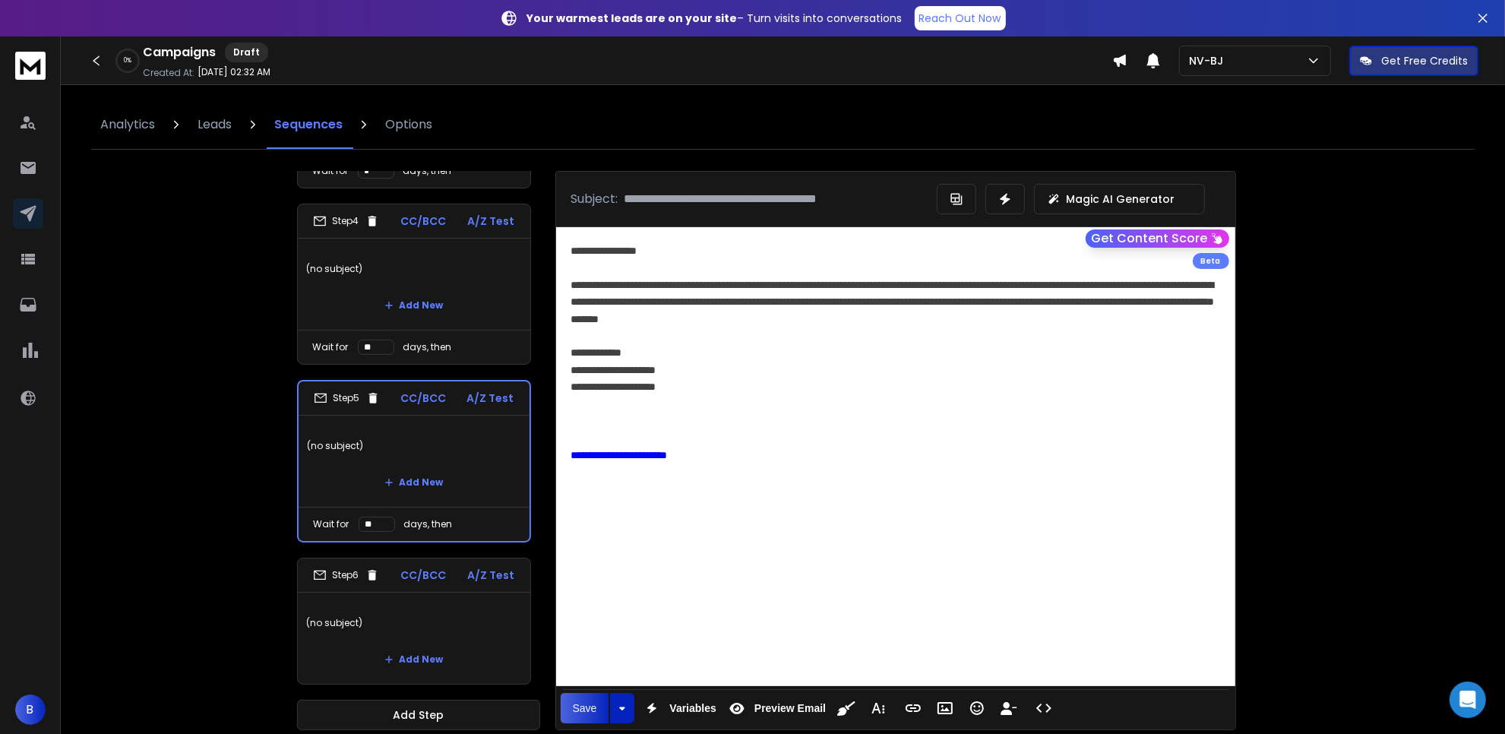
scroll to position [0, 0]
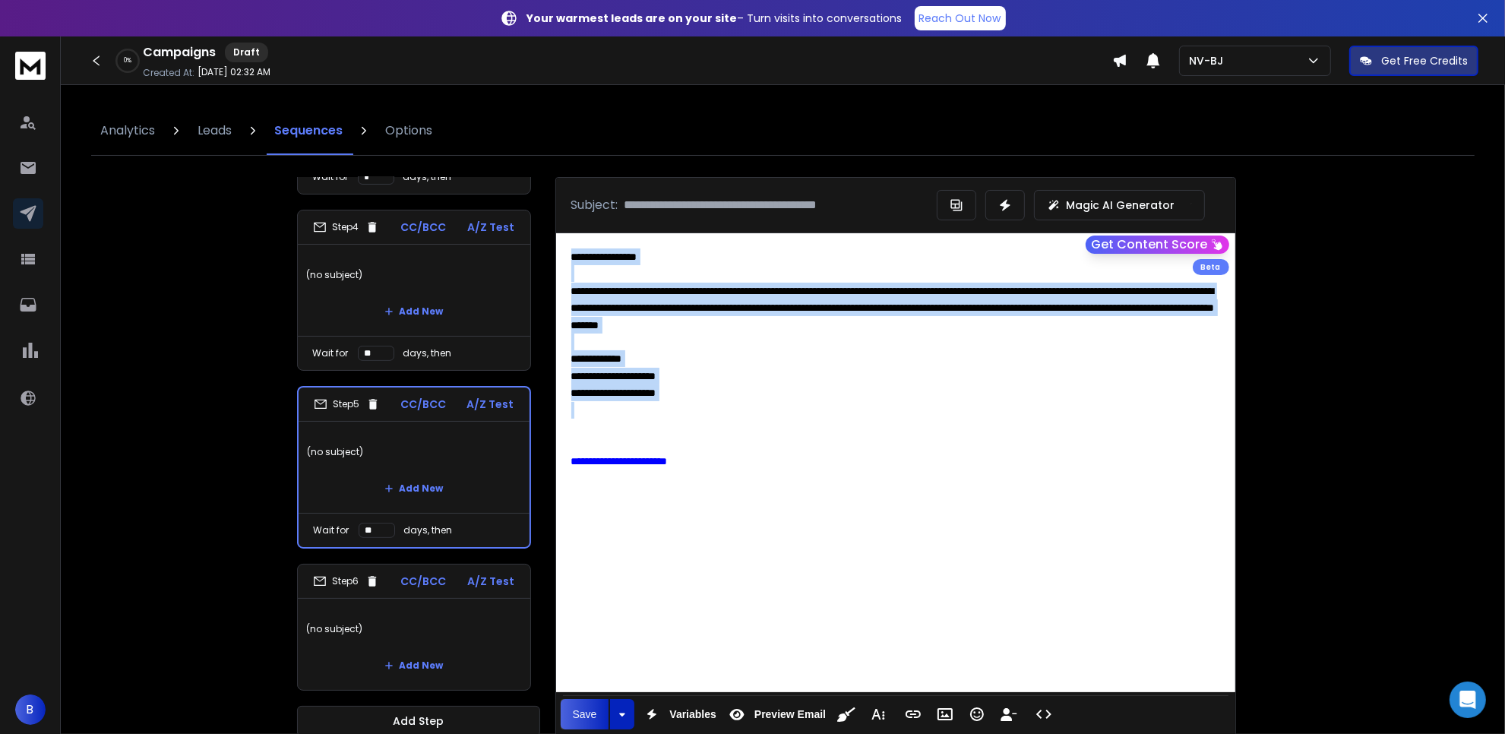
drag, startPoint x: 574, startPoint y: 258, endPoint x: 730, endPoint y: 415, distance: 221.4
click at [730, 415] on div "**********" at bounding box center [895, 453] width 679 height 441
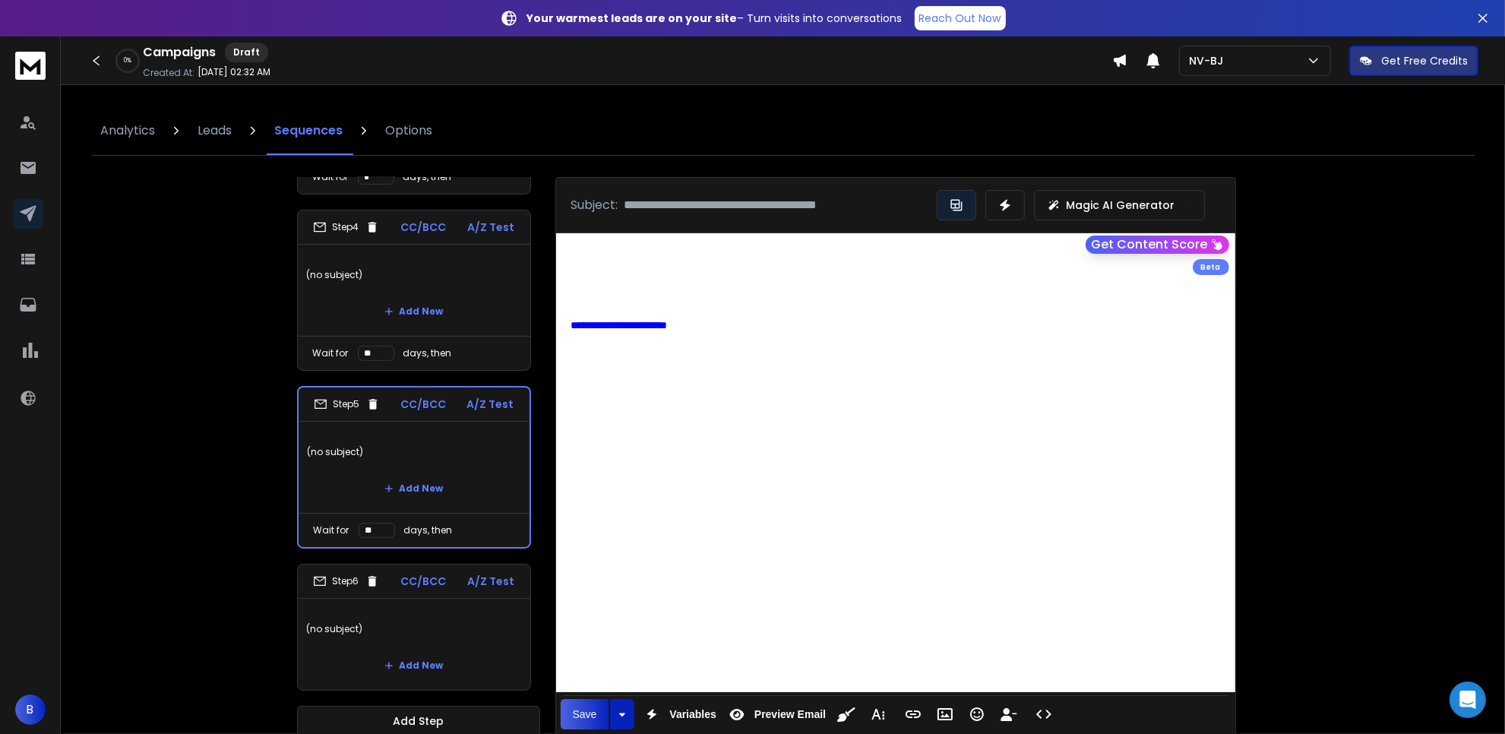
click at [964, 201] on button at bounding box center [957, 205] width 40 height 30
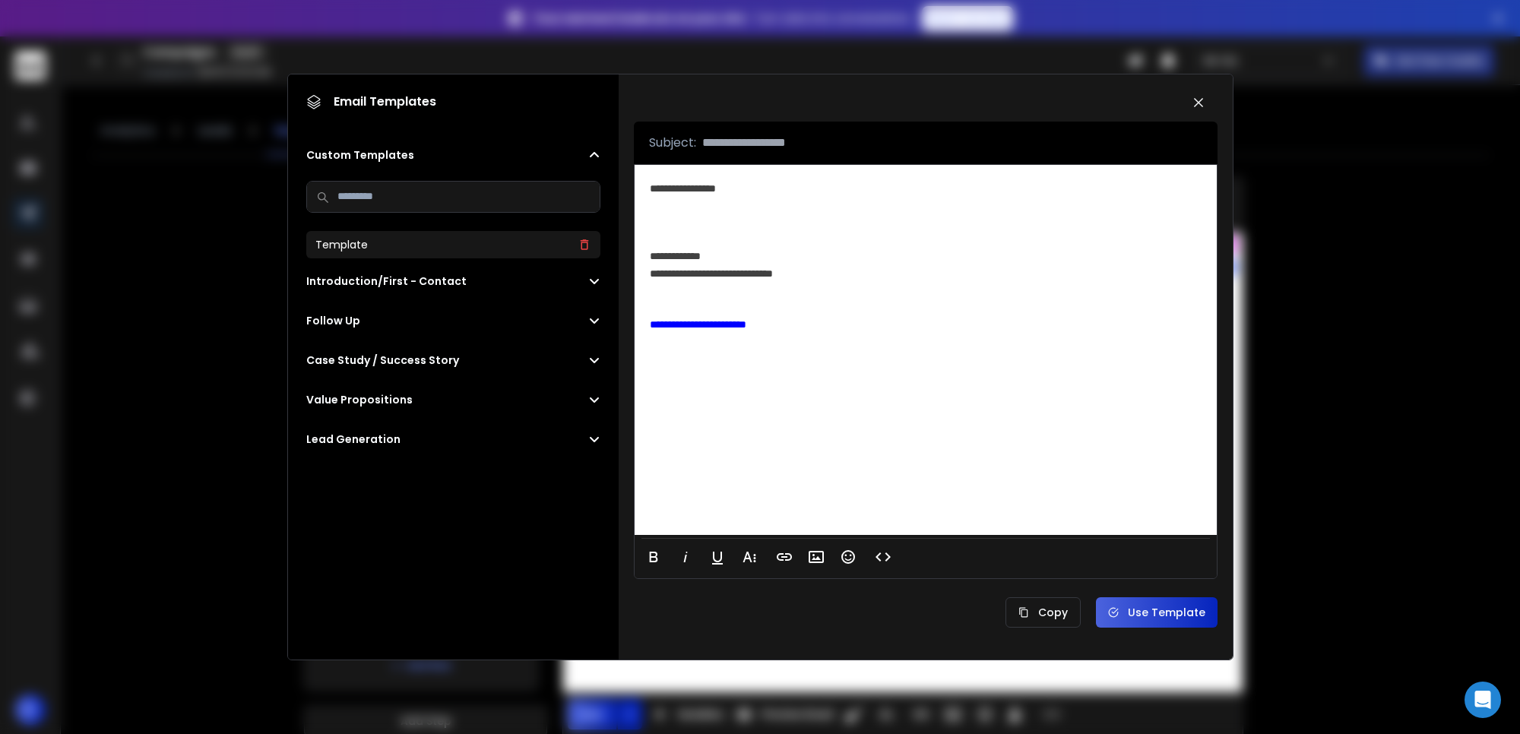
click at [1131, 602] on button "Use Template" at bounding box center [1157, 612] width 122 height 30
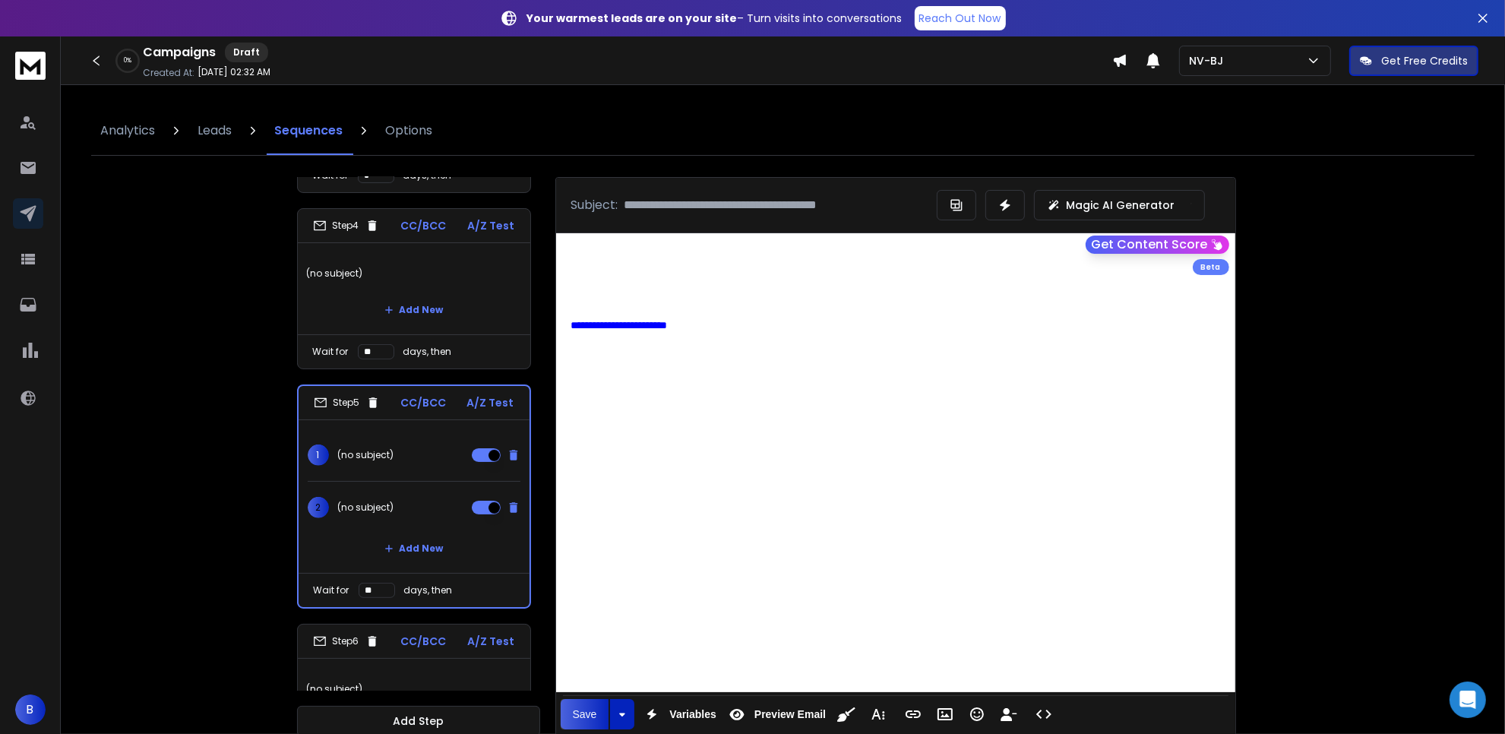
drag, startPoint x: 505, startPoint y: 457, endPoint x: 503, endPoint y: 496, distance: 38.8
click at [507, 457] on icon at bounding box center [514, 455] width 14 height 14
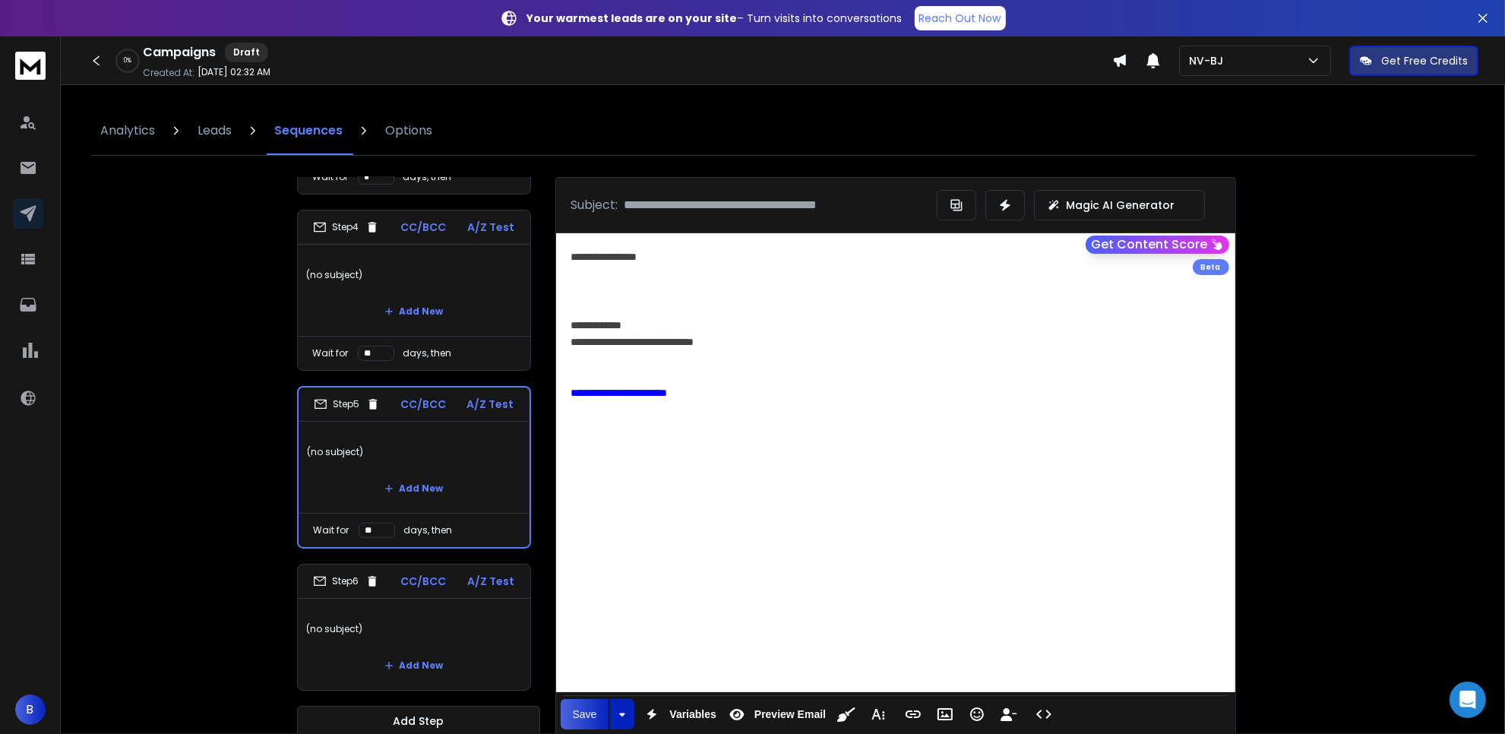
click at [502, 479] on div "Add New" at bounding box center [414, 488] width 213 height 30
click at [606, 277] on div at bounding box center [895, 273] width 649 height 17
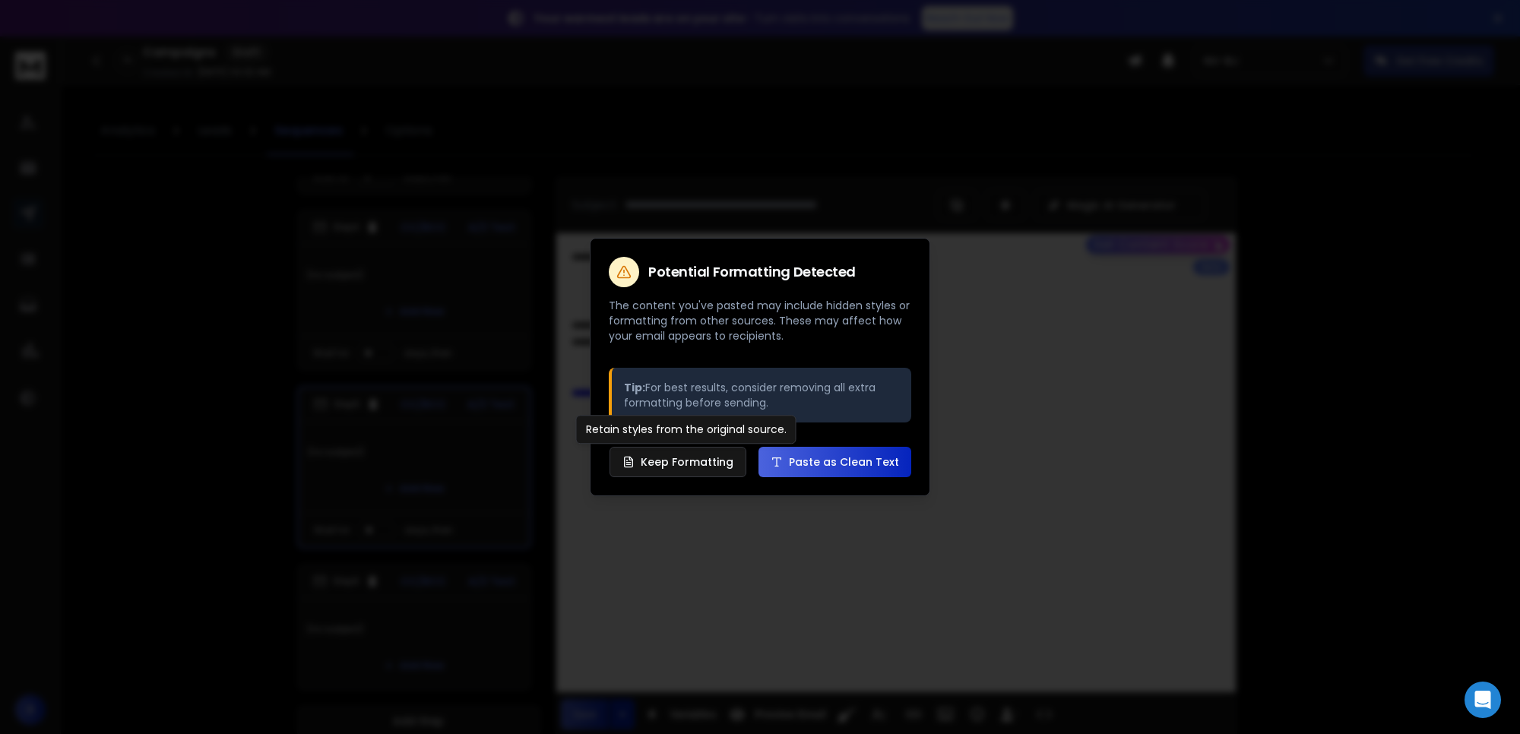
click at [807, 461] on button "Paste as Clean Text" at bounding box center [834, 462] width 153 height 30
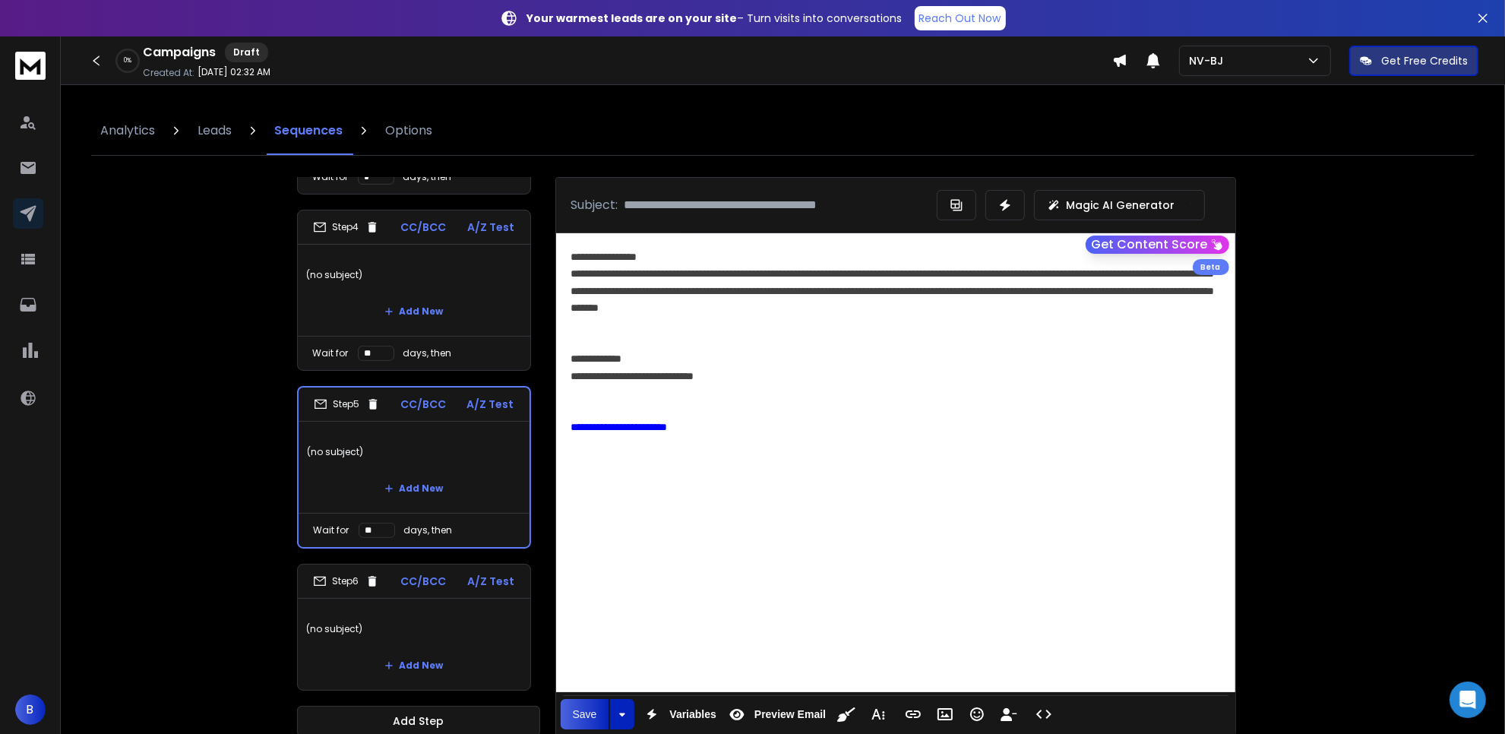
click at [571, 271] on div "**********" at bounding box center [895, 290] width 648 height 51
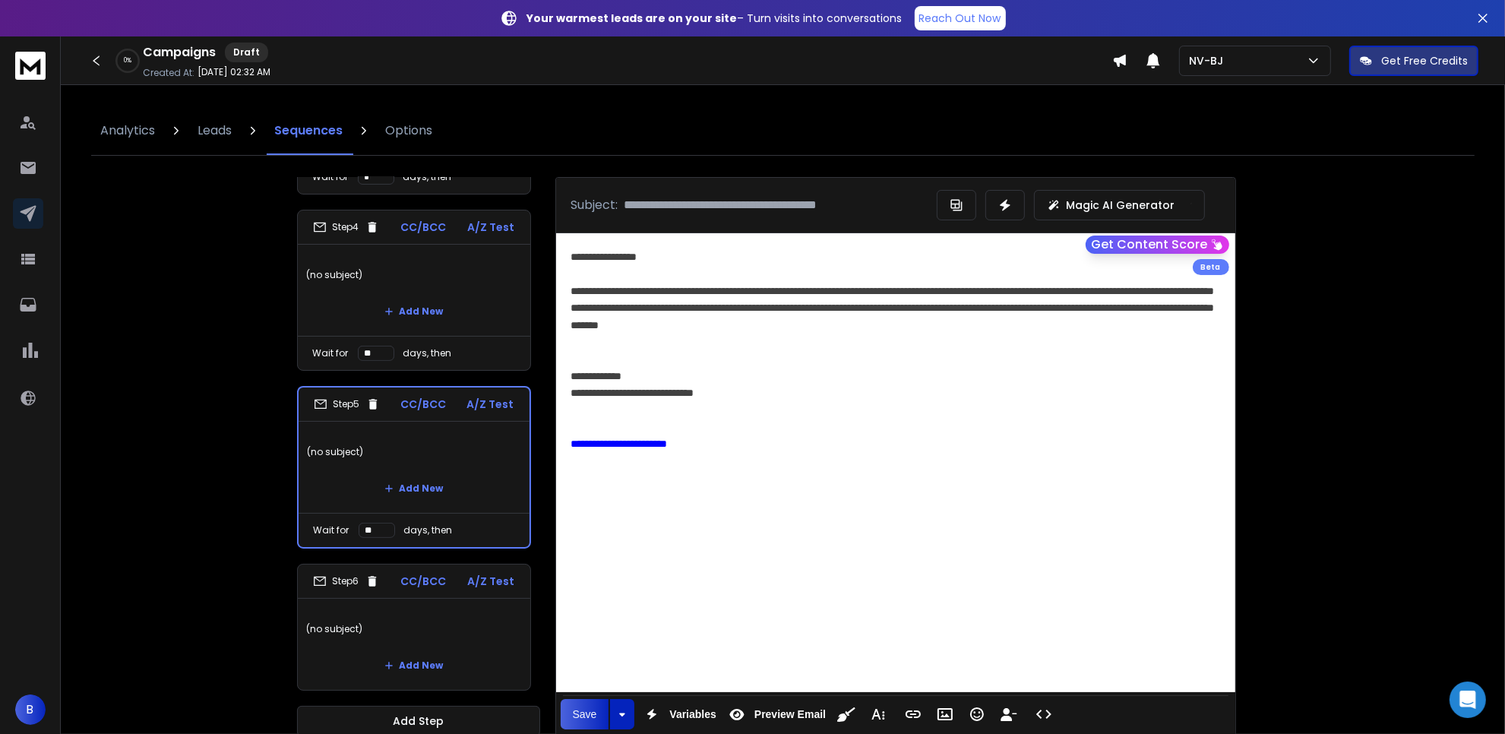
click at [928, 287] on div "**********" at bounding box center [895, 308] width 648 height 51
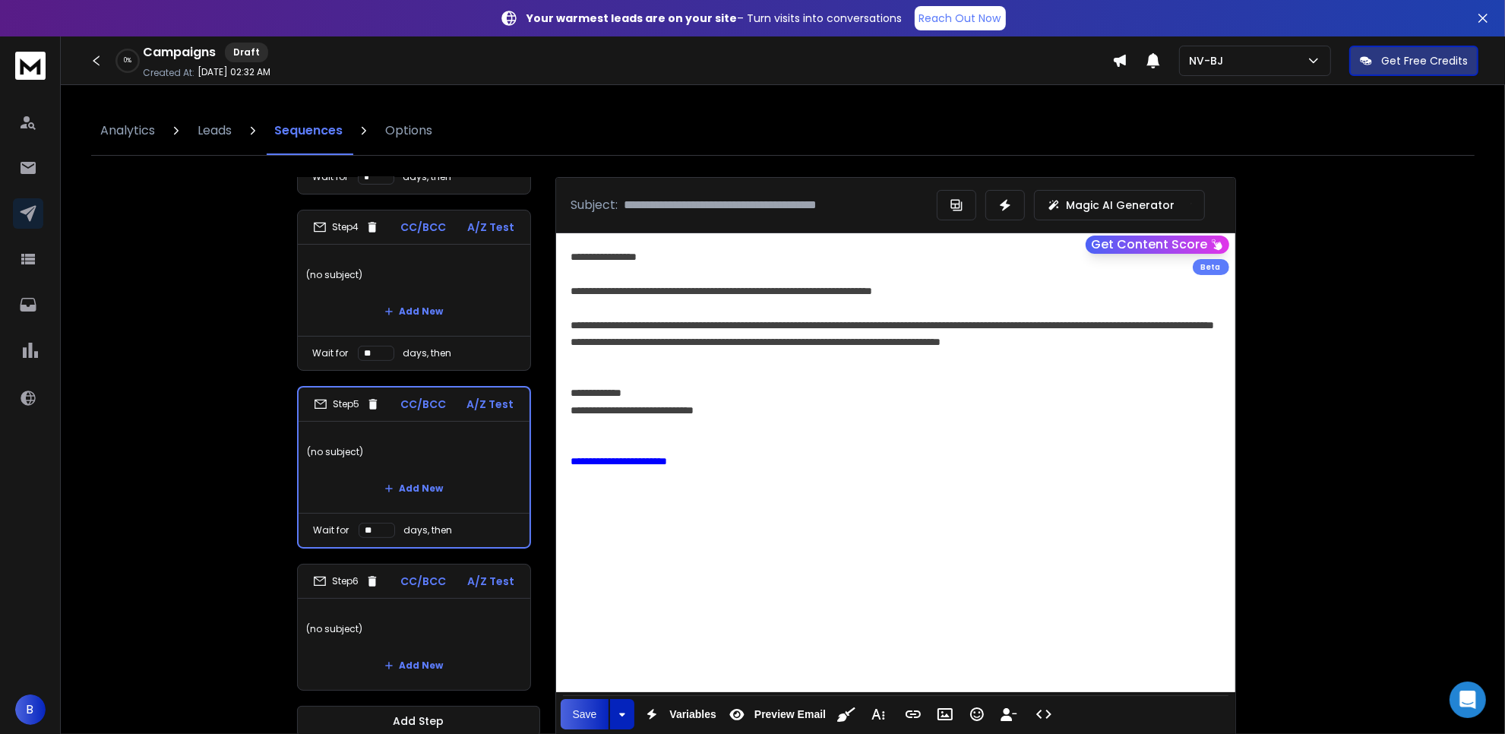
click at [697, 343] on div "**********" at bounding box center [895, 334] width 648 height 34
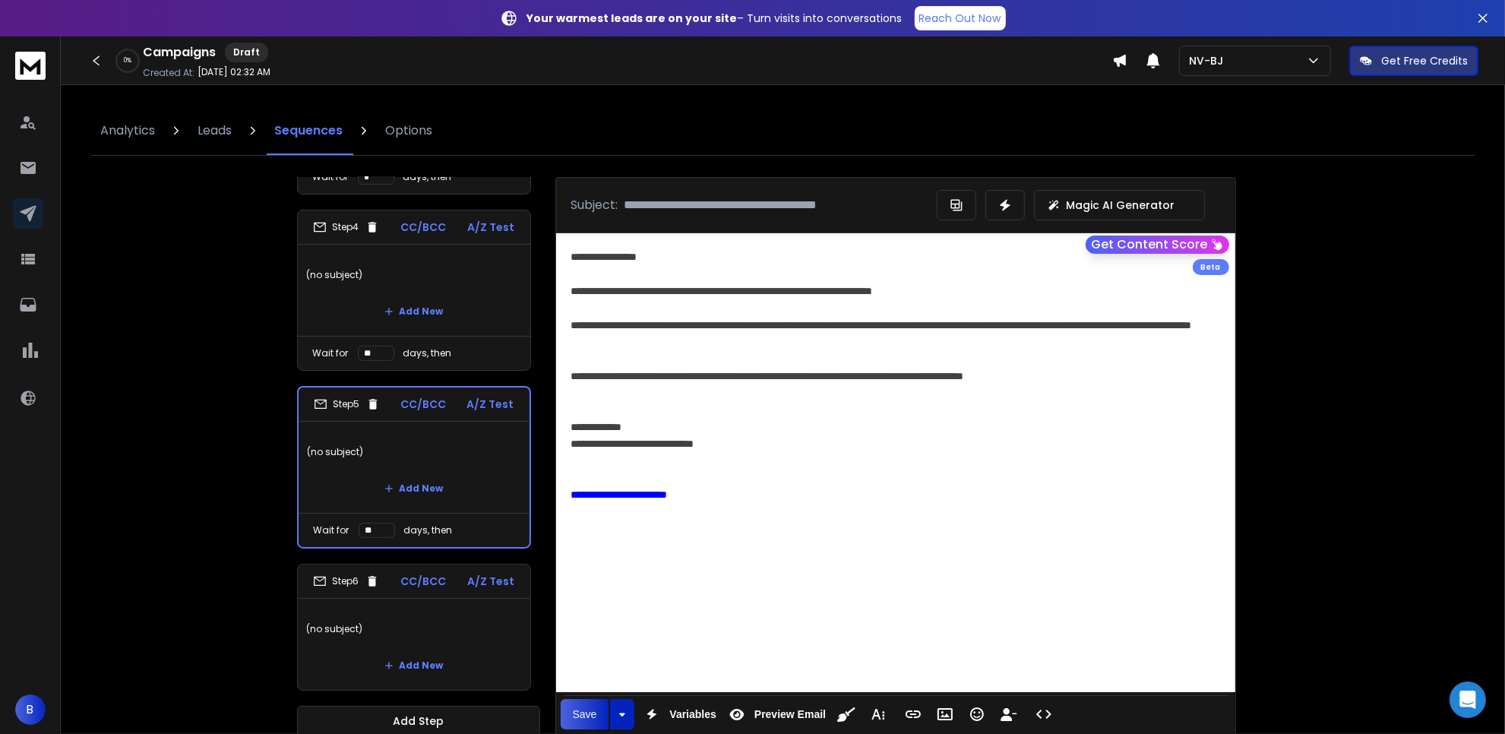
click at [840, 448] on div "**********" at bounding box center [895, 443] width 648 height 17
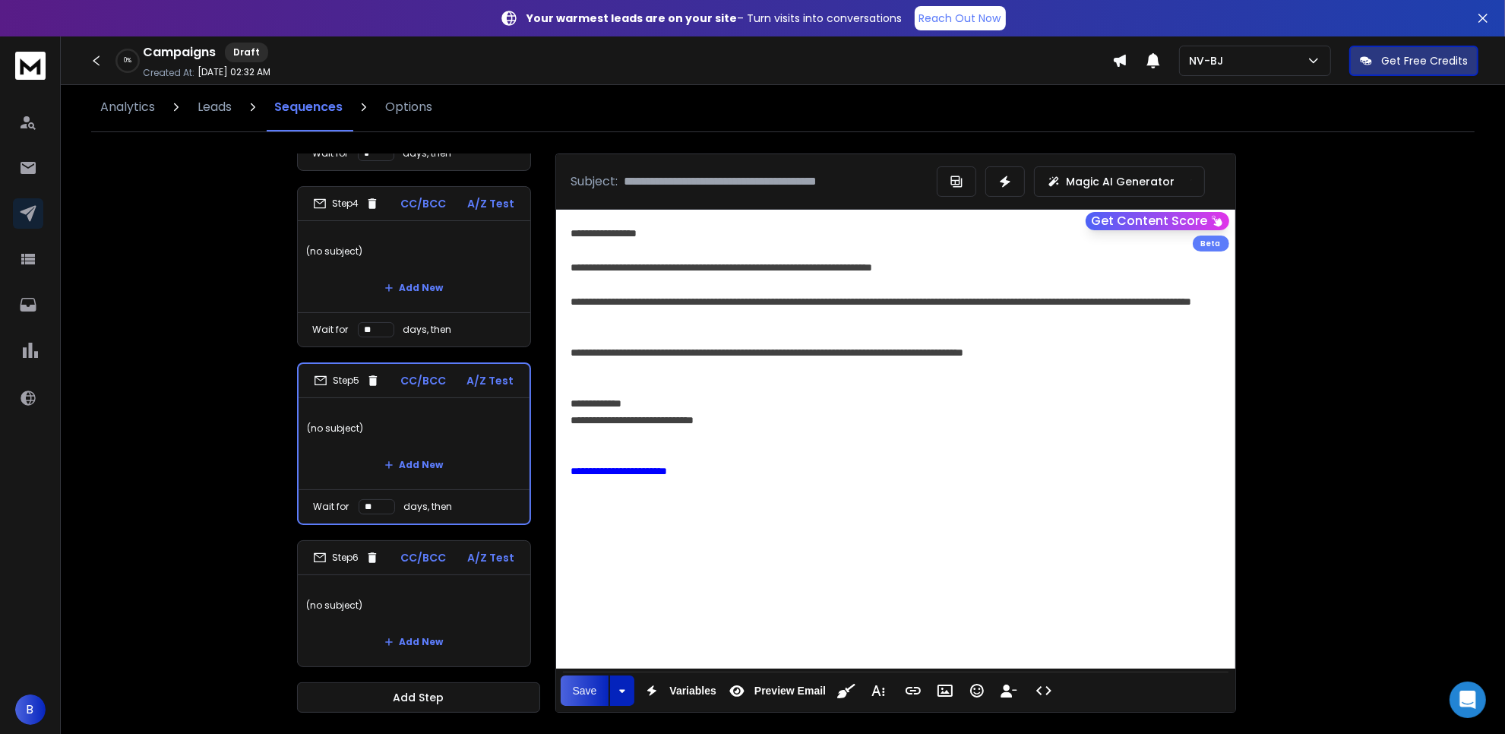
scroll to position [29, 0]
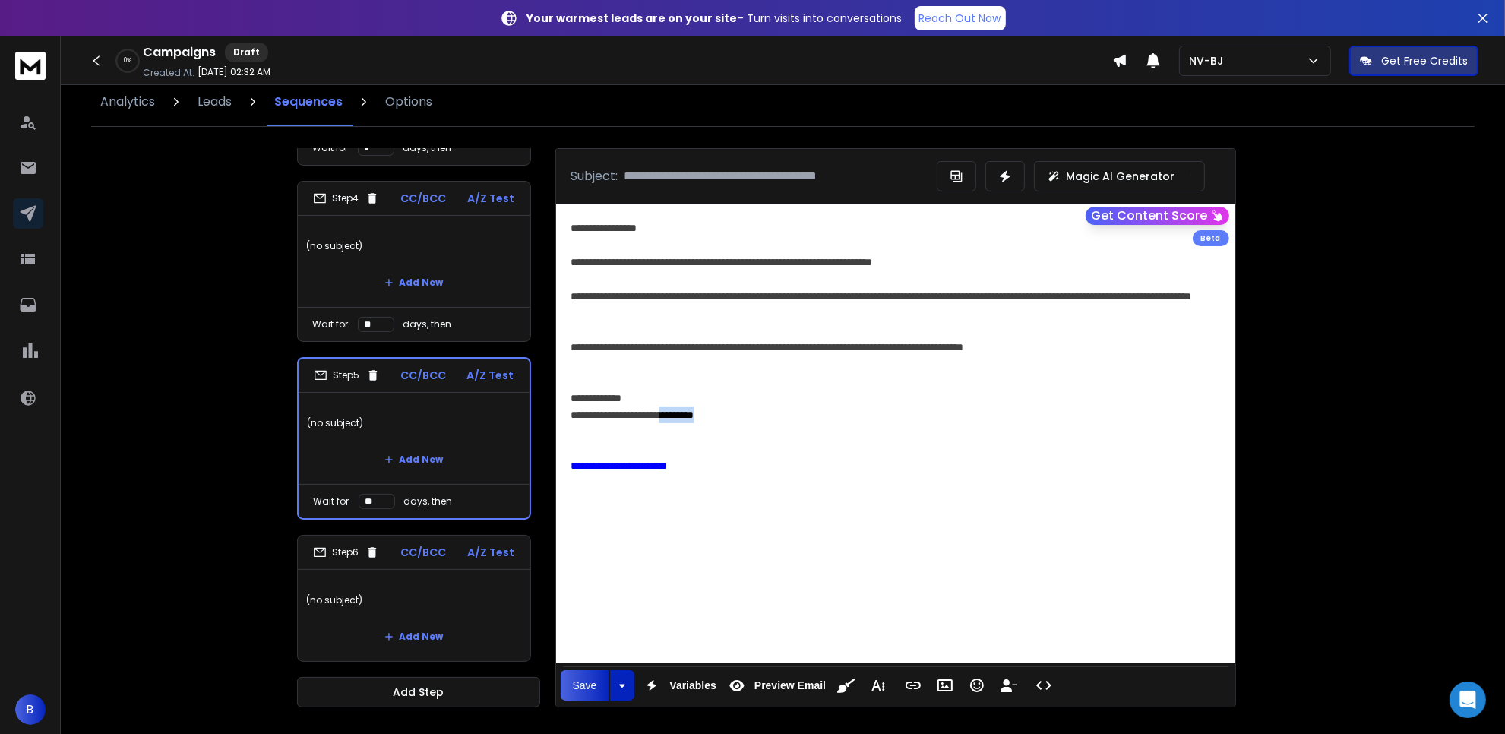
drag, startPoint x: 676, startPoint y: 413, endPoint x: 727, endPoint y: 409, distance: 51.1
click at [727, 409] on div "**********" at bounding box center [895, 415] width 648 height 17
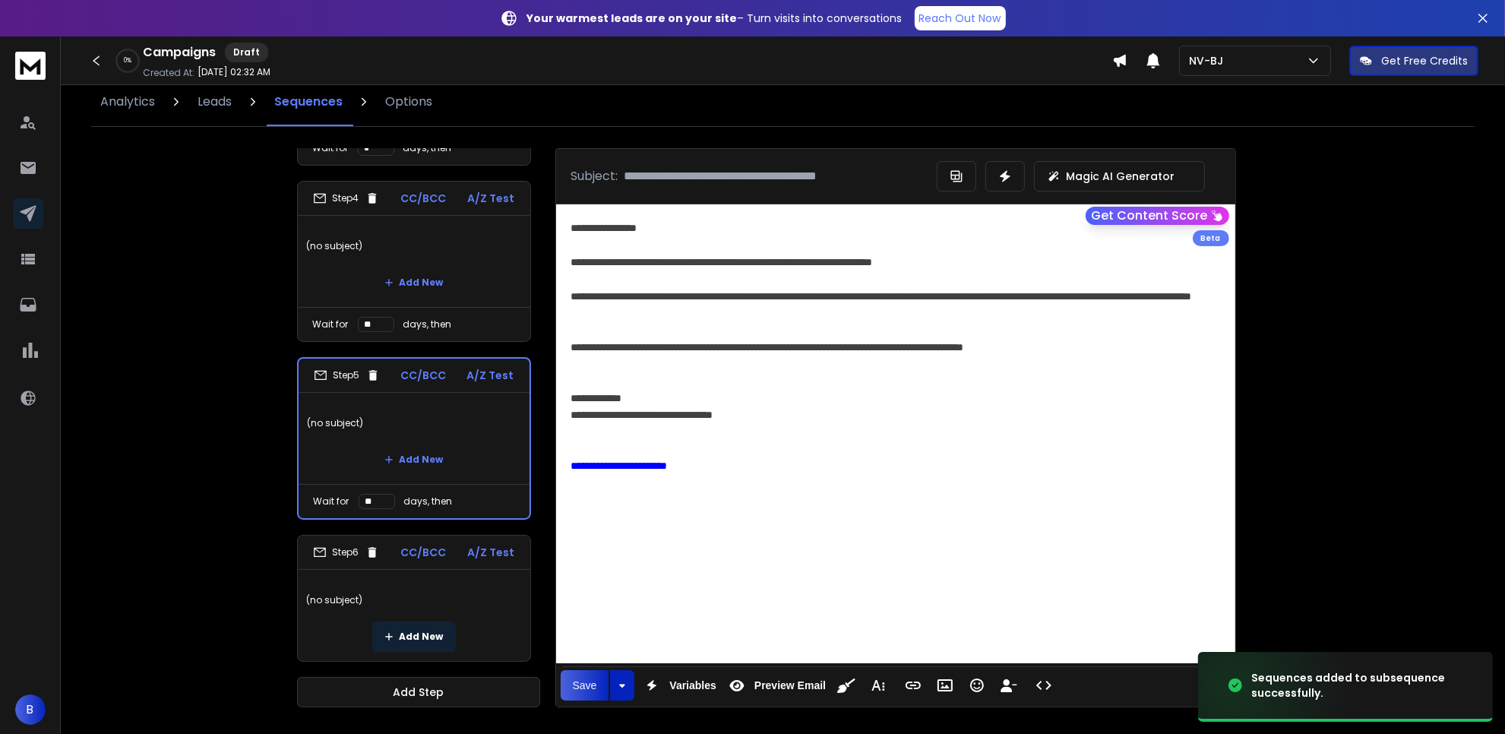
click at [430, 629] on button "Add New" at bounding box center [414, 637] width 84 height 30
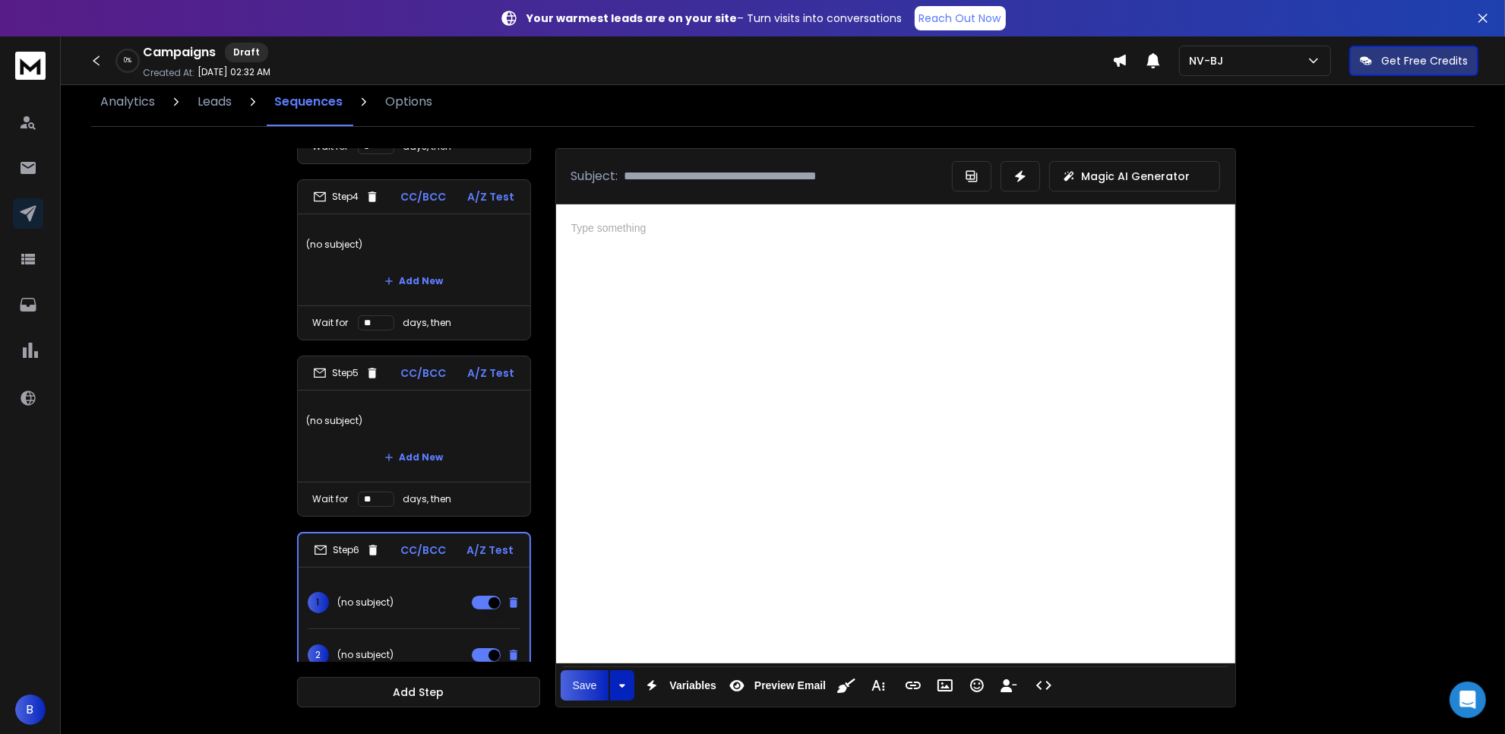
click at [507, 651] on icon at bounding box center [514, 655] width 14 height 14
click at [426, 605] on p "(no subject)" at bounding box center [414, 599] width 213 height 43
click at [376, 564] on div "Step 6 CC/BCC A/Z Test" at bounding box center [414, 552] width 231 height 34
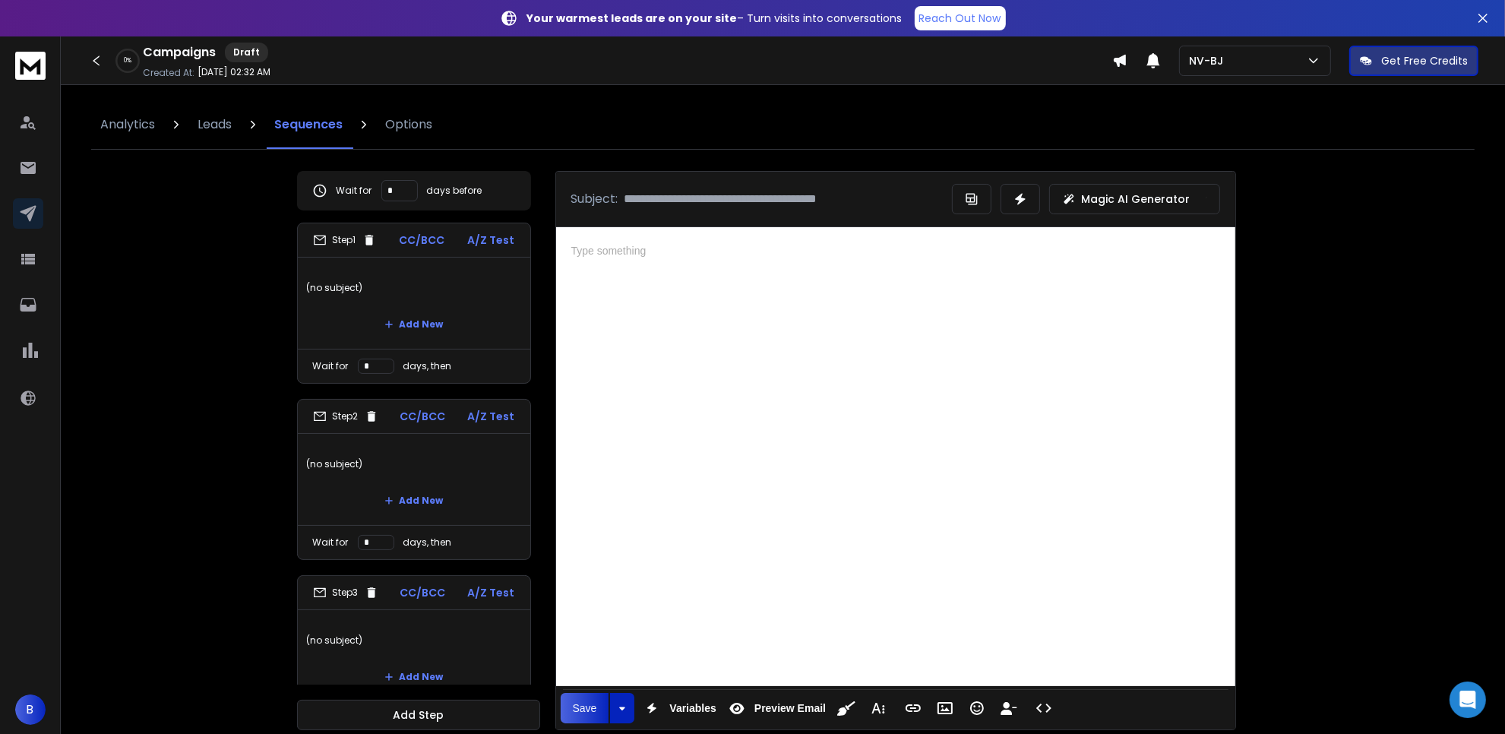
scroll to position [0, 0]
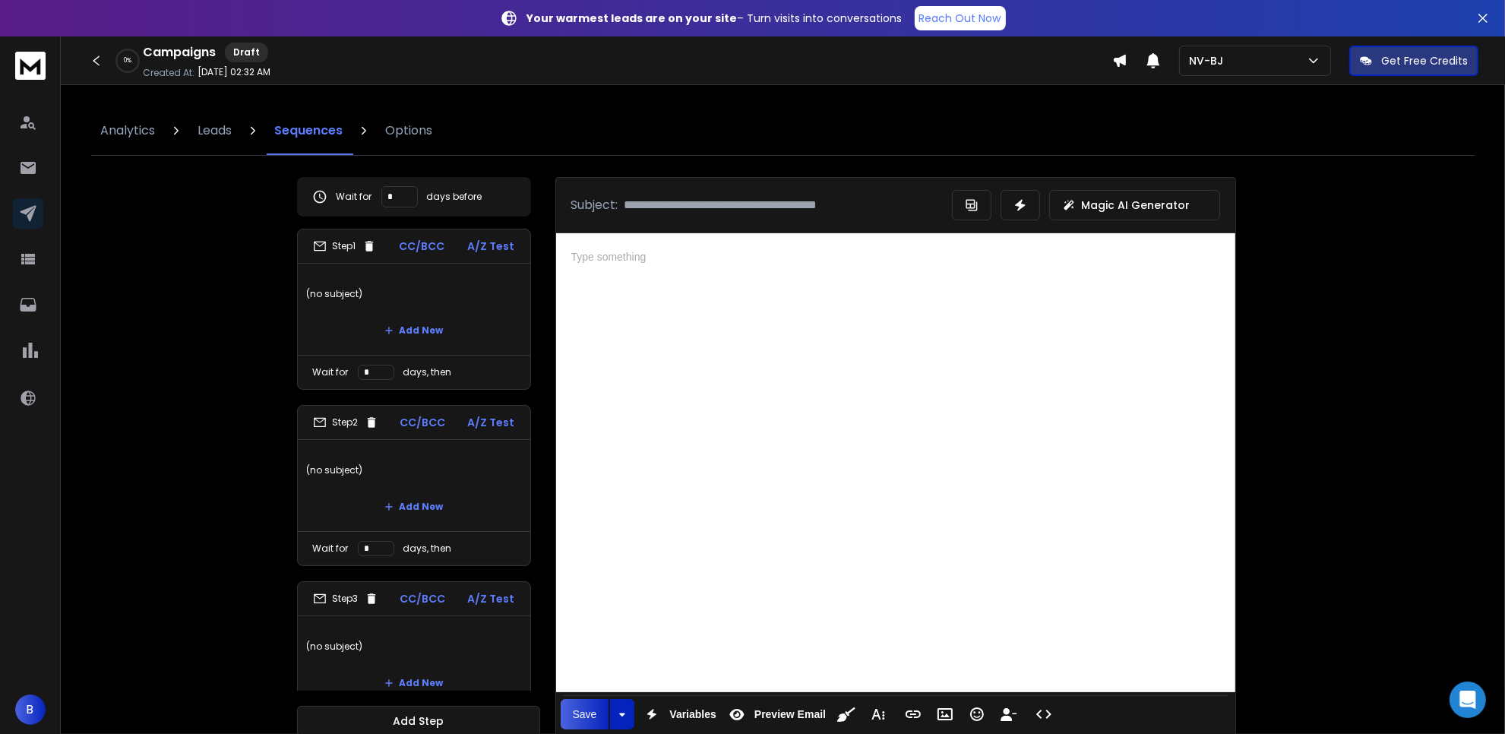
click at [467, 315] on div "Add New" at bounding box center [414, 330] width 214 height 30
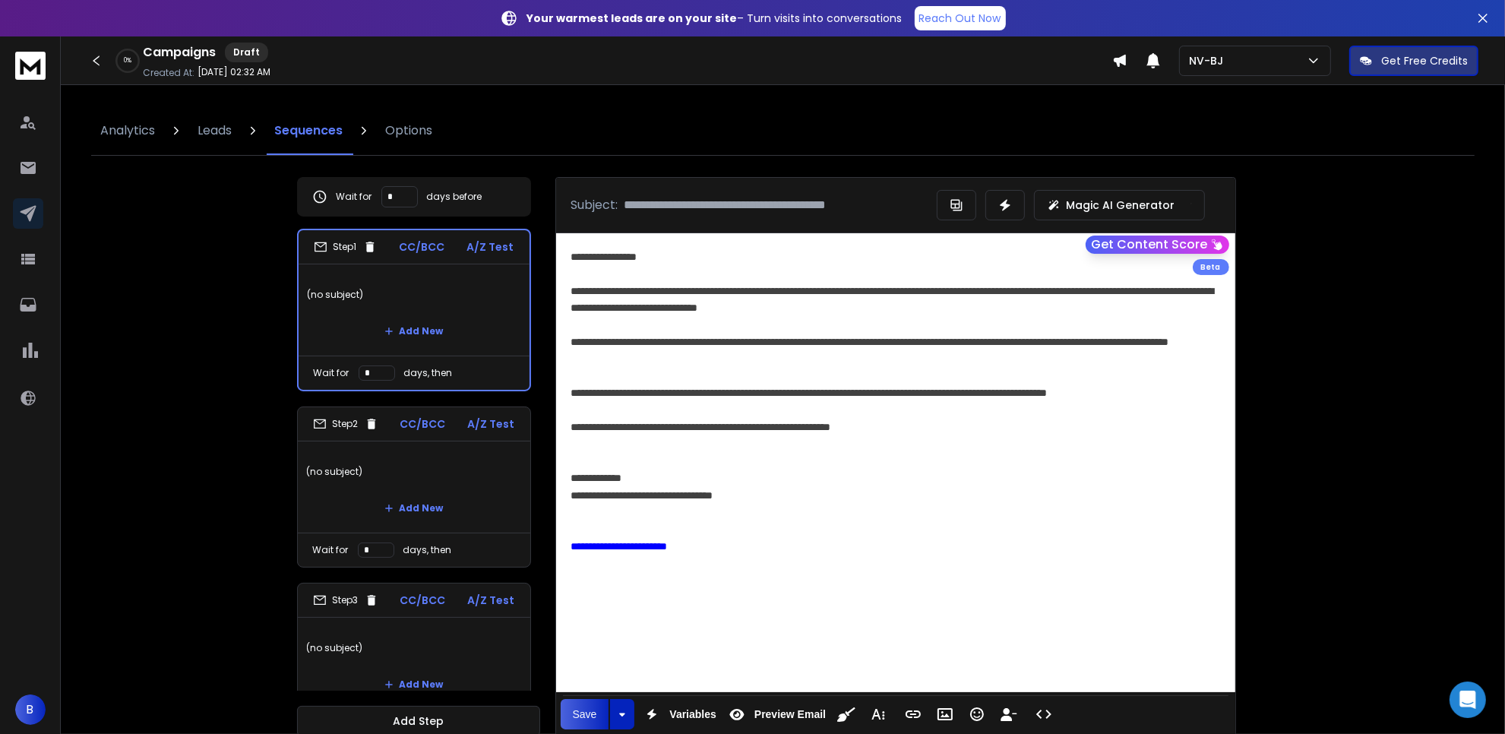
click at [395, 201] on input "*" at bounding box center [399, 196] width 36 height 21
type input "*"
click at [229, 271] on div "**********" at bounding box center [783, 456] width 1384 height 571
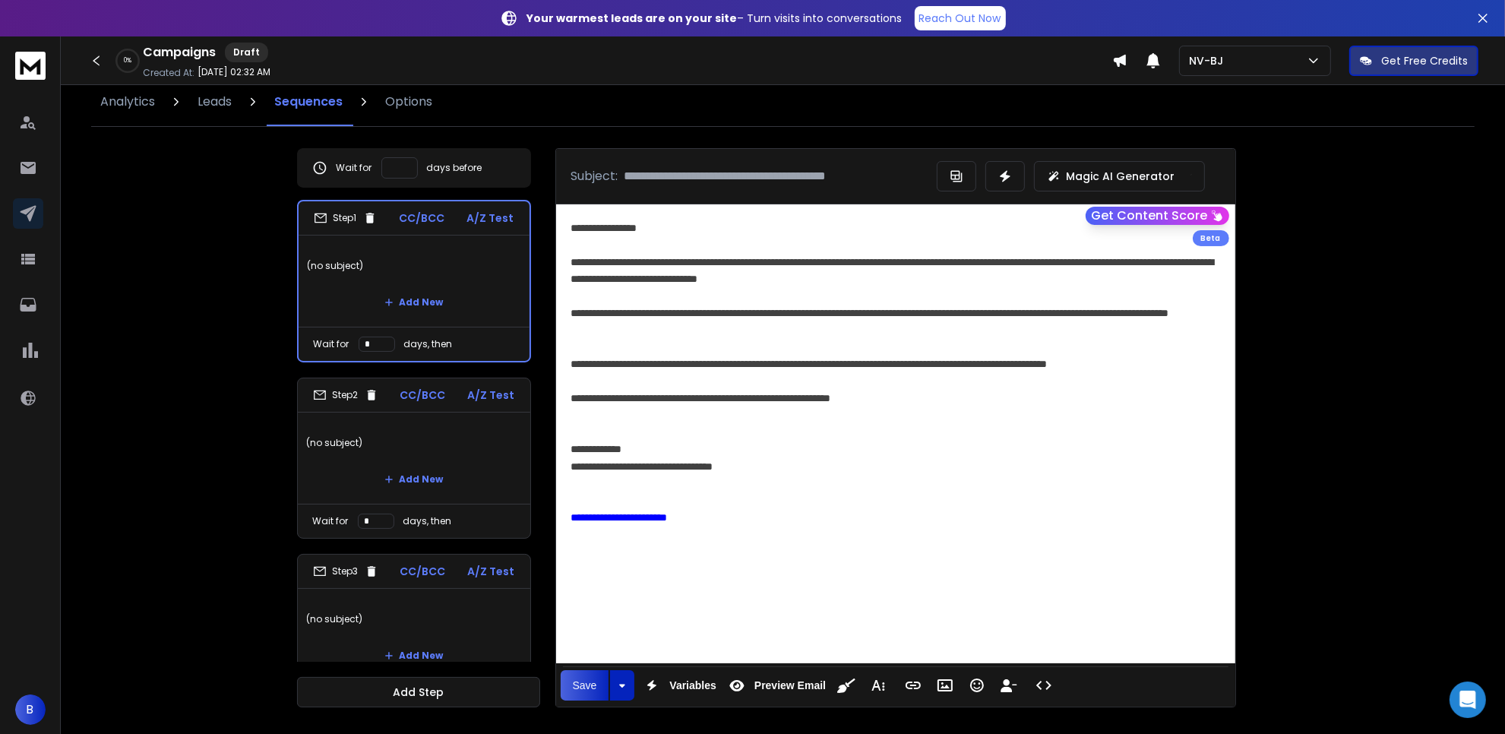
click at [475, 296] on div "Add New" at bounding box center [414, 302] width 213 height 30
click at [473, 453] on p "(no subject)" at bounding box center [414, 443] width 214 height 43
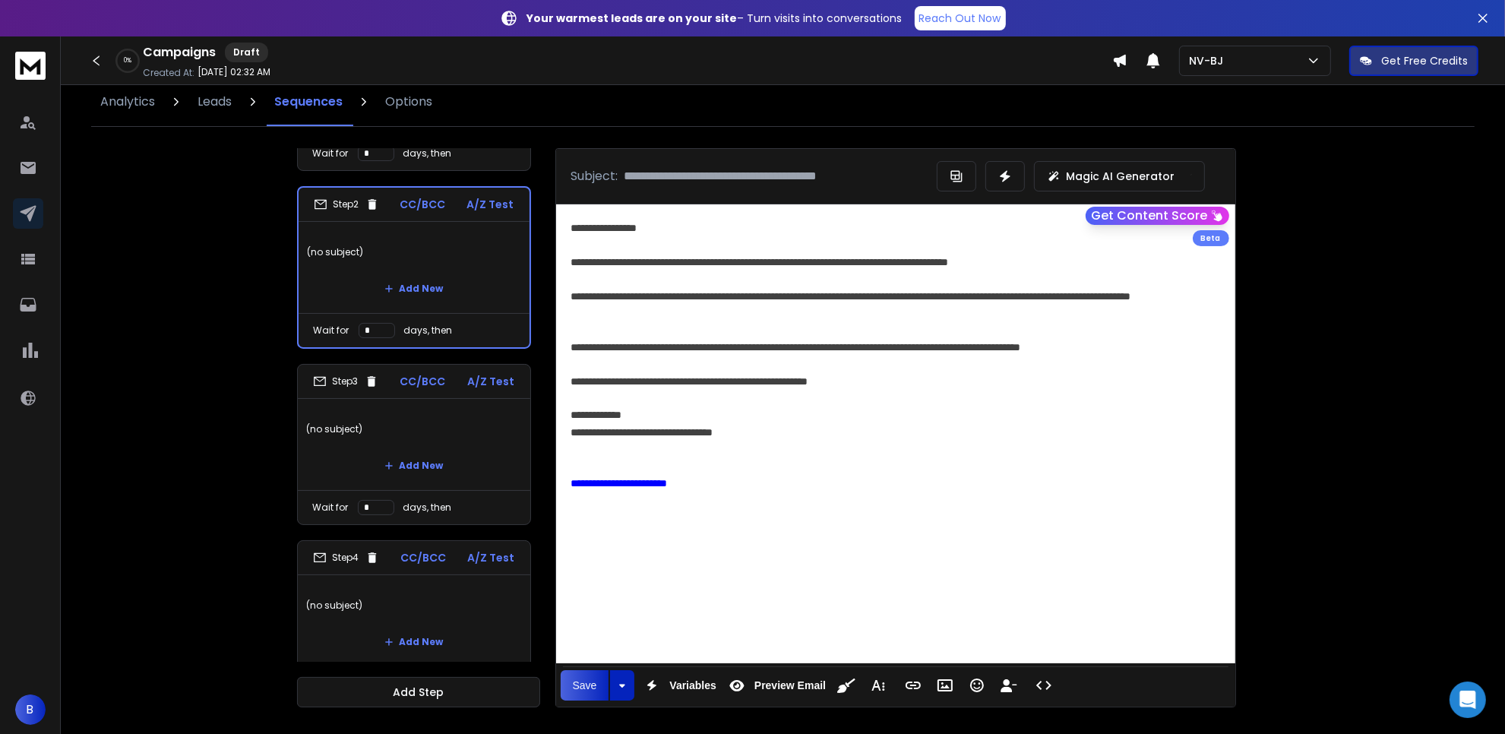
click at [502, 458] on div "Add New" at bounding box center [414, 466] width 214 height 30
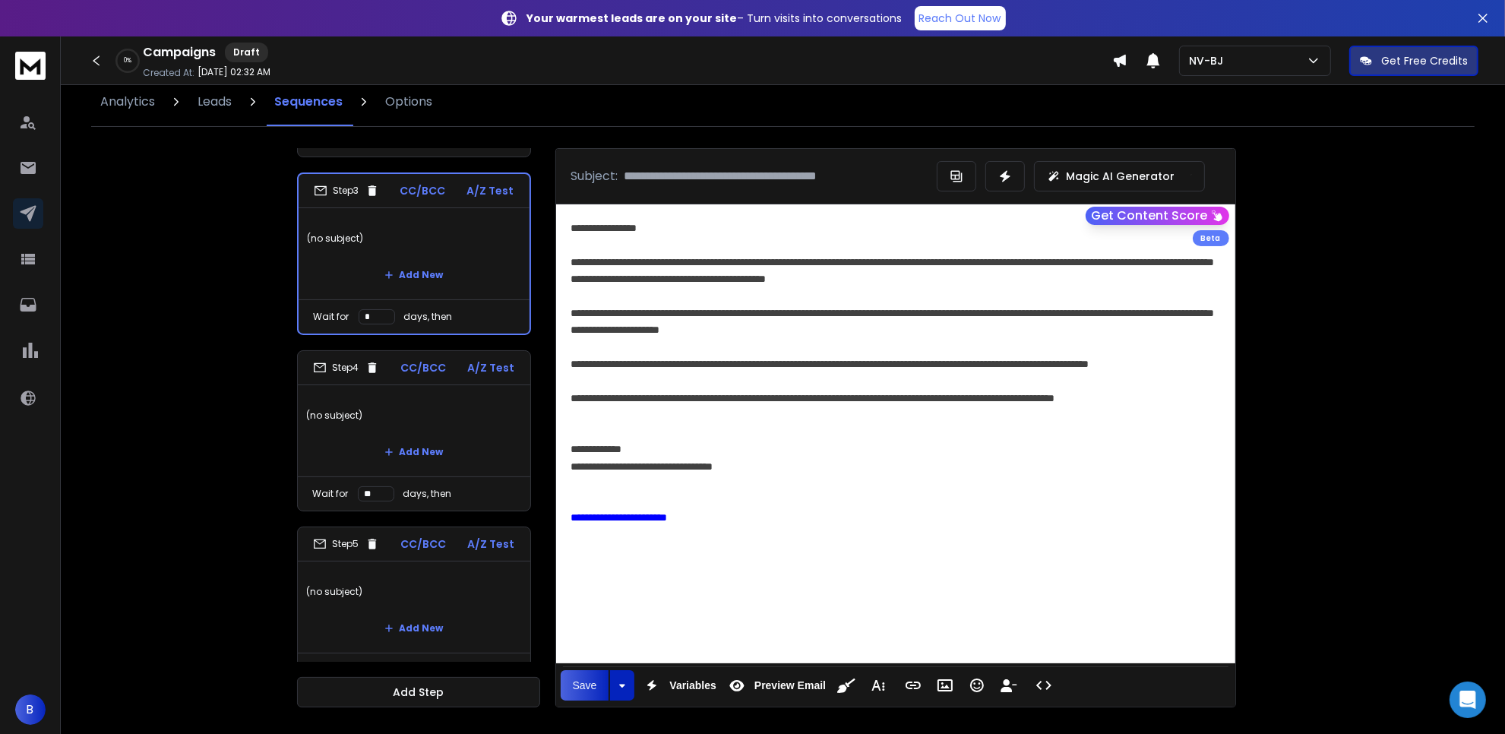
click at [496, 453] on div "Add New" at bounding box center [414, 452] width 214 height 30
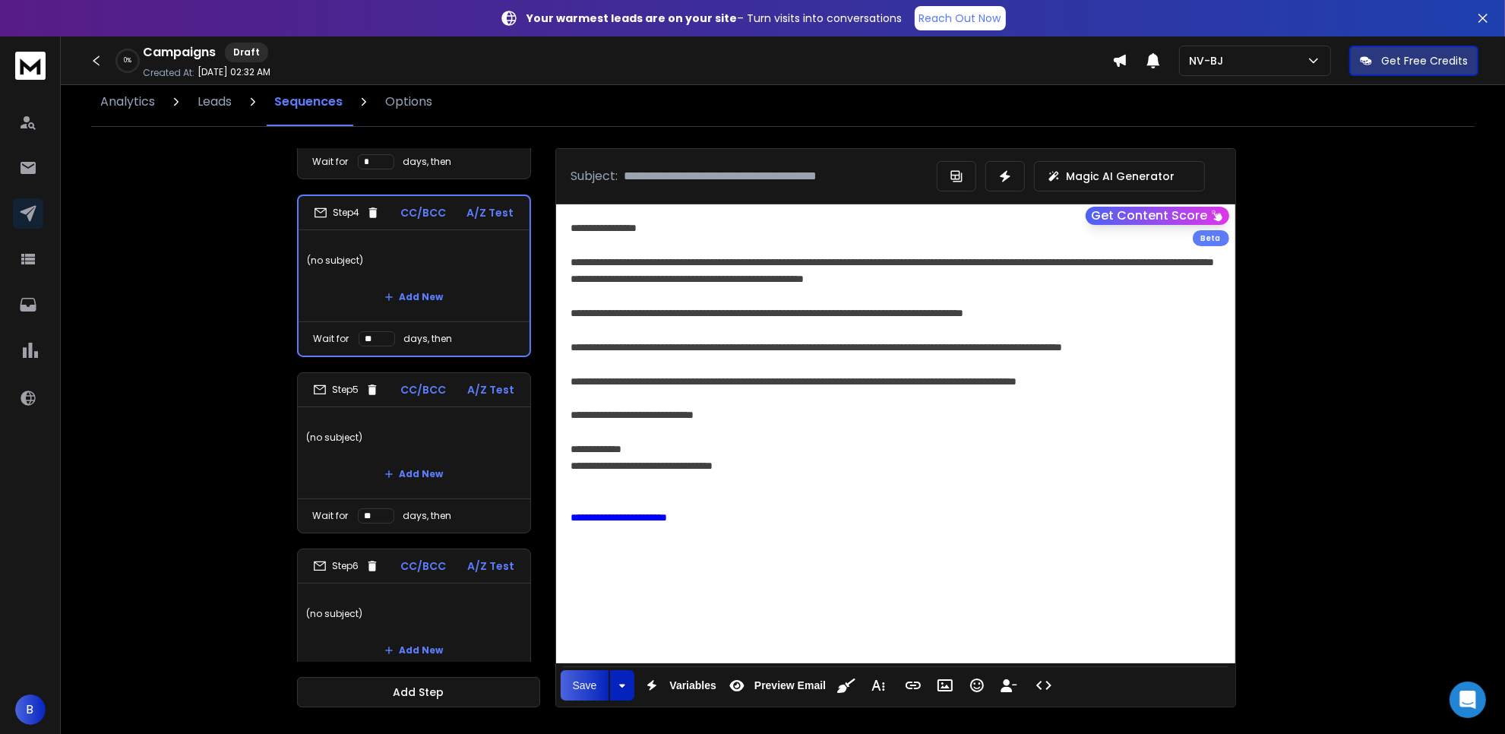
scroll to position [549, 0]
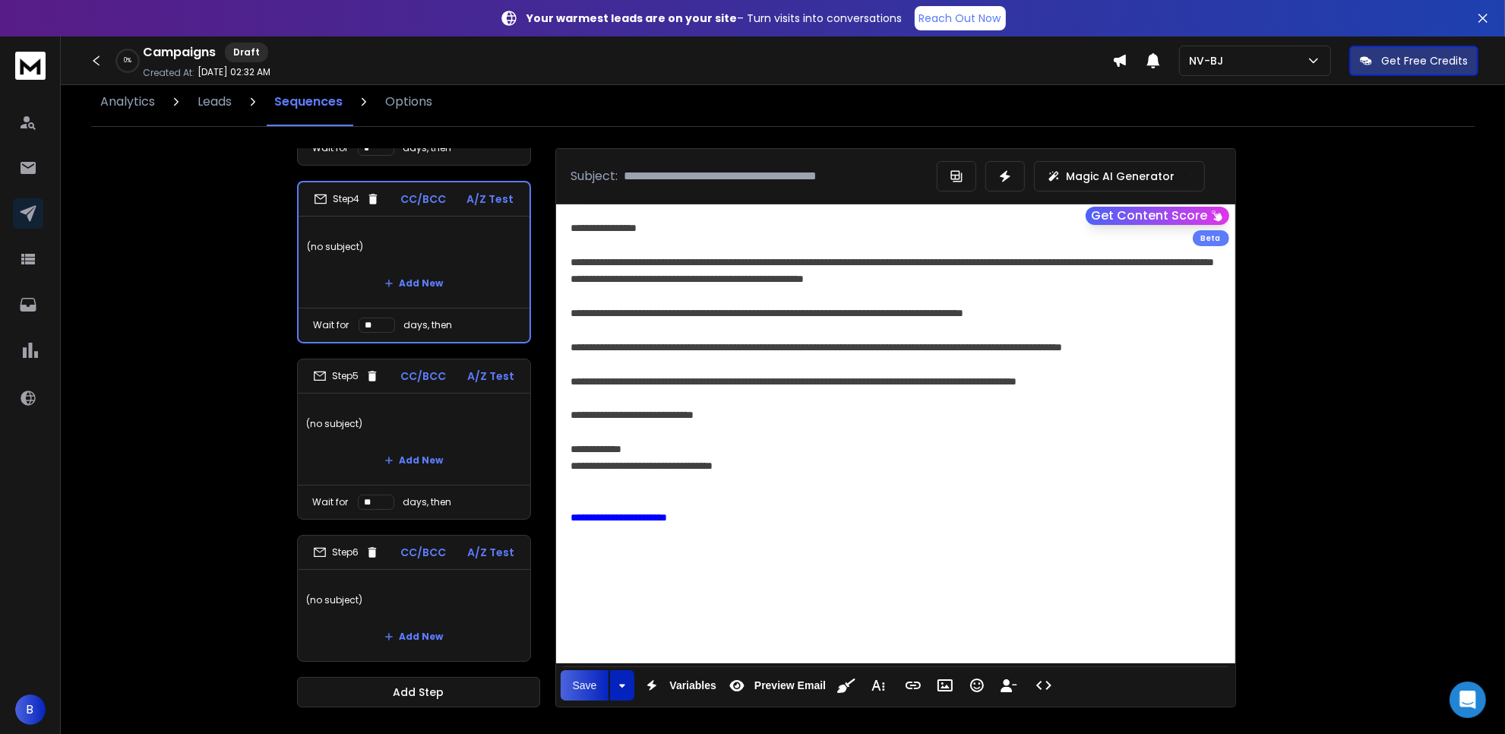
click at [494, 454] on div "Add New" at bounding box center [414, 460] width 214 height 30
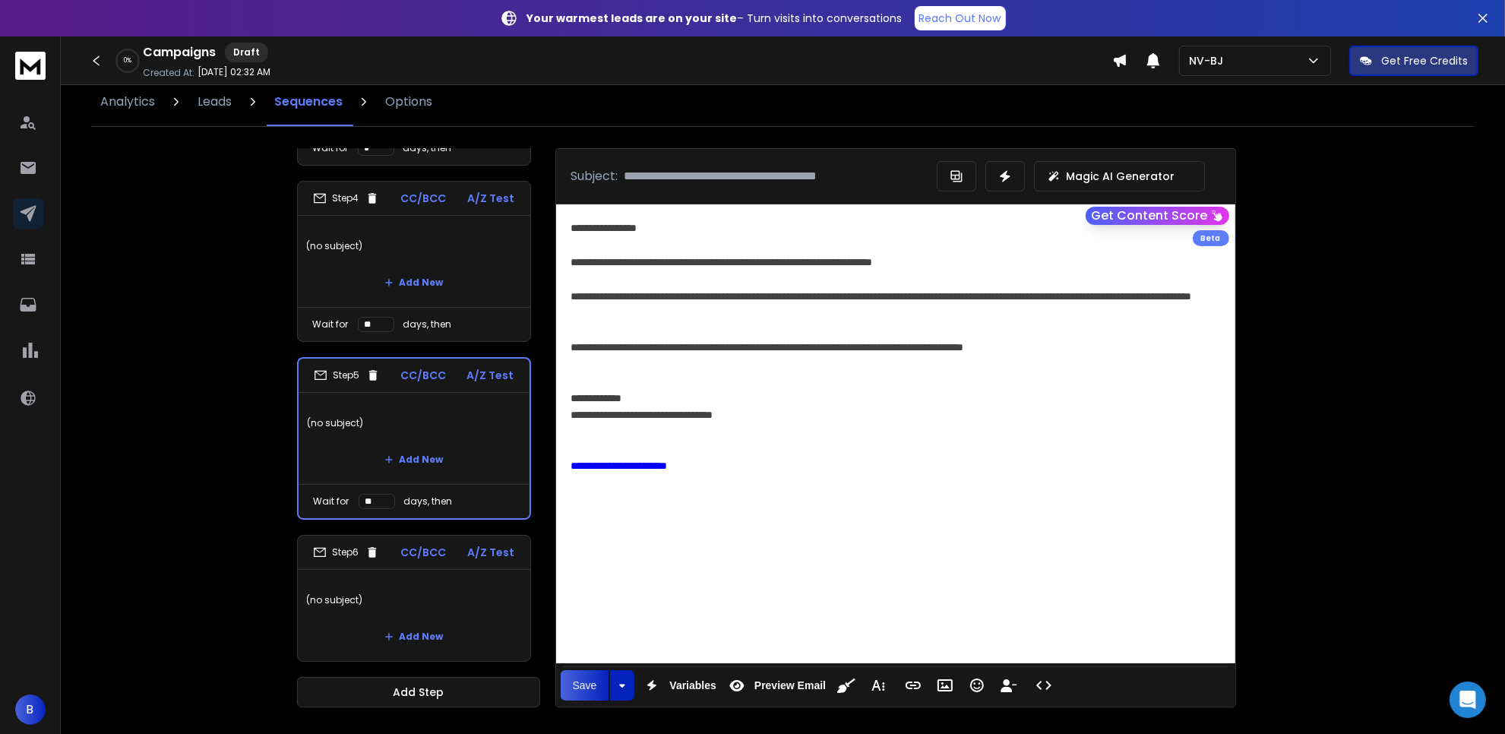
click at [480, 612] on p "(no subject)" at bounding box center [414, 600] width 214 height 43
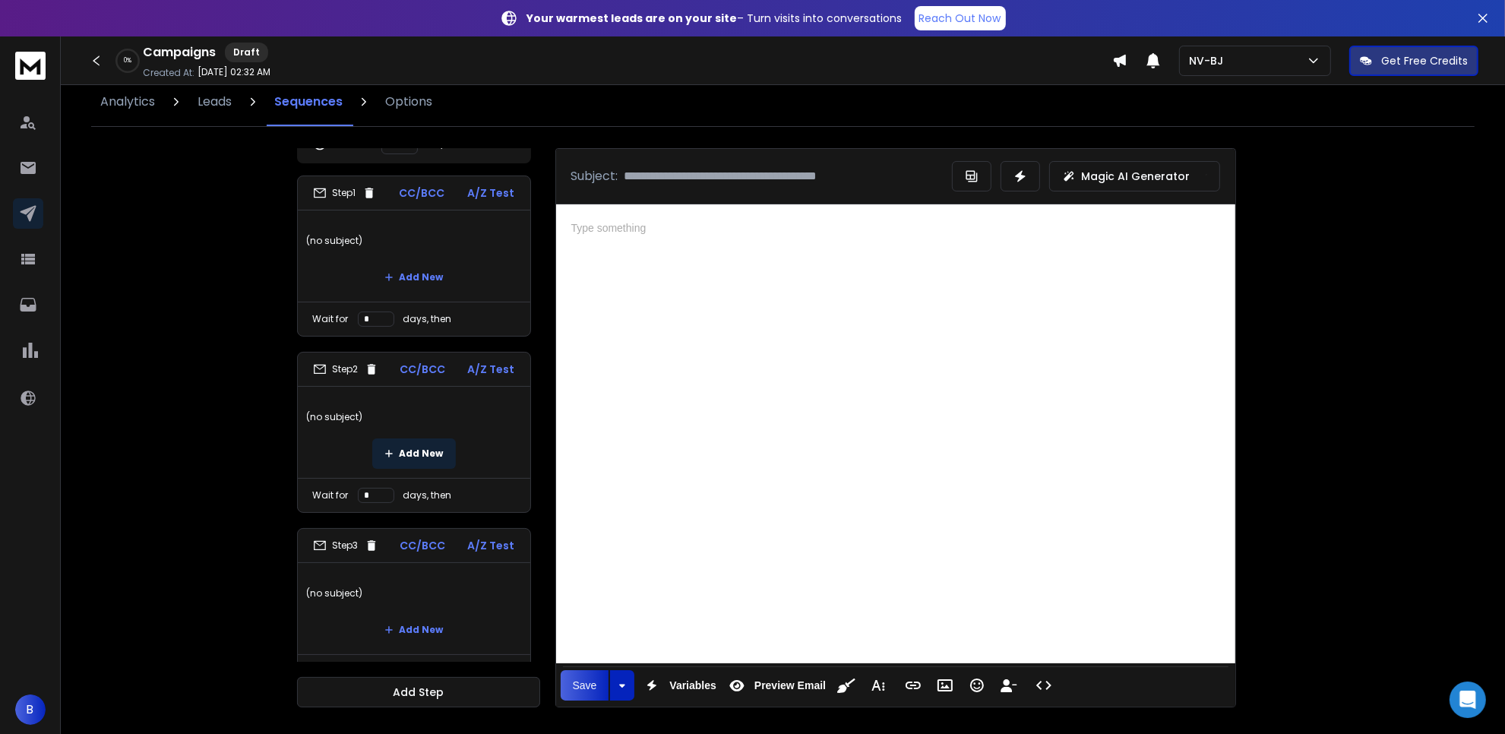
scroll to position [0, 0]
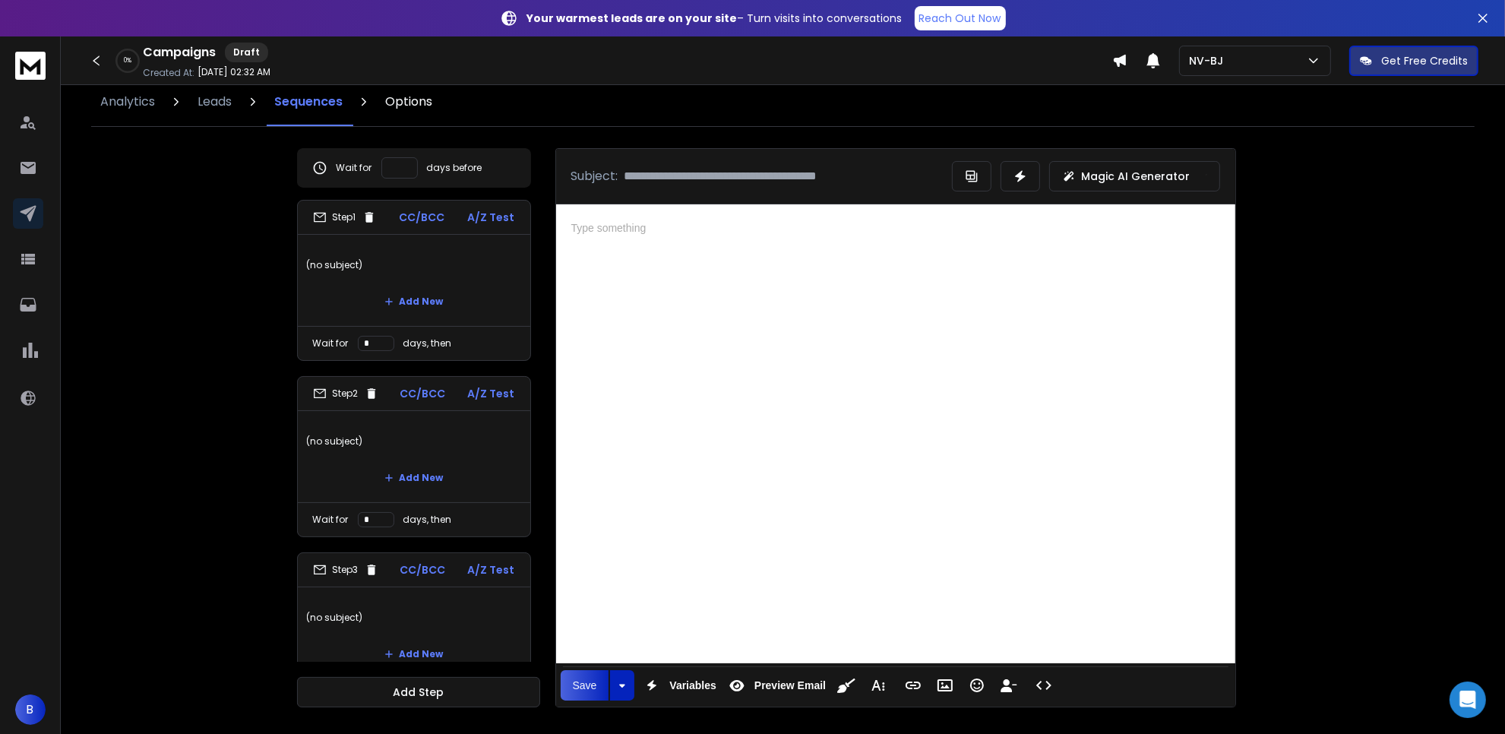
click at [403, 100] on p "Options" at bounding box center [408, 102] width 47 height 18
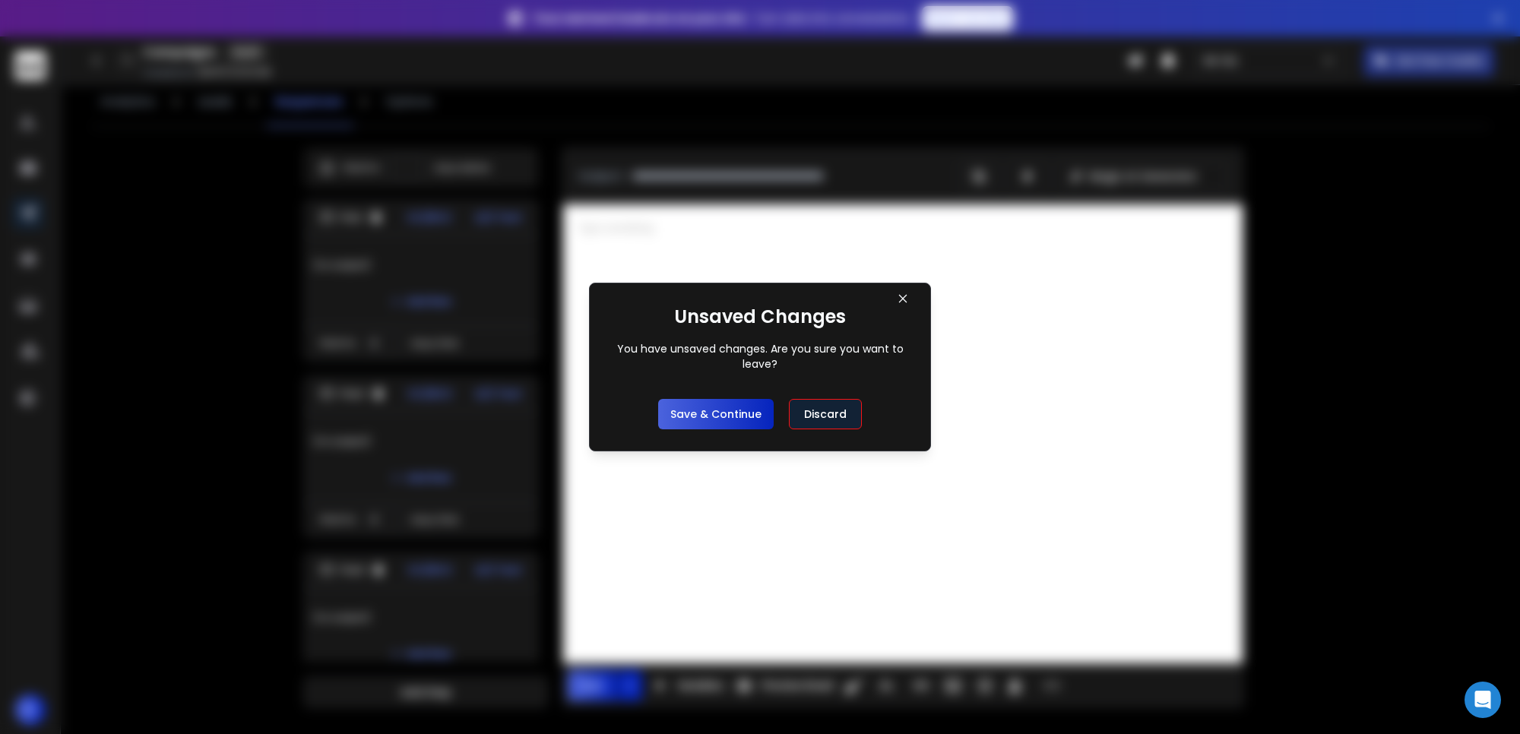
drag, startPoint x: 736, startPoint y: 416, endPoint x: 726, endPoint y: 419, distance: 9.6
click at [735, 416] on button "Save & Continue" at bounding box center [716, 414] width 116 height 30
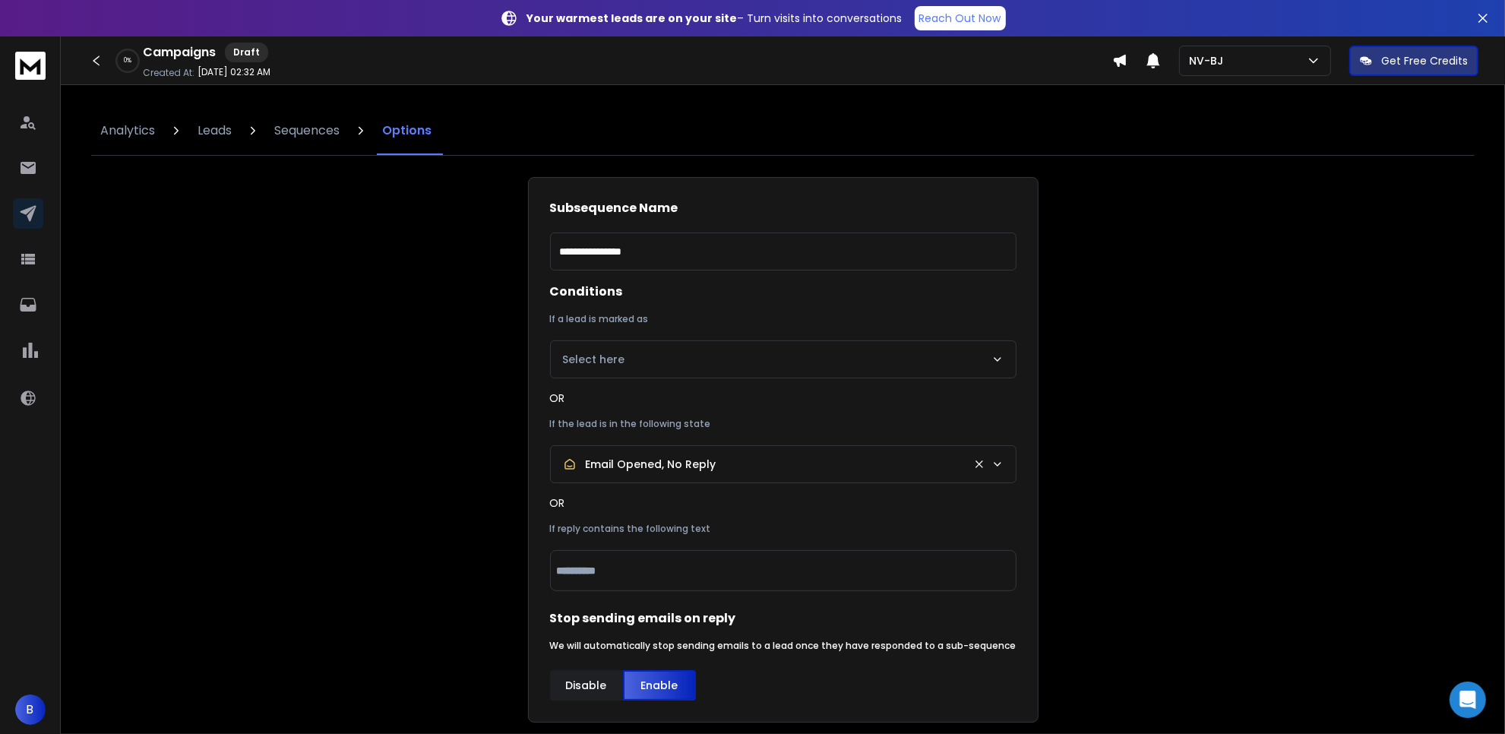
click at [658, 252] on input "**********" at bounding box center [783, 252] width 467 height 38
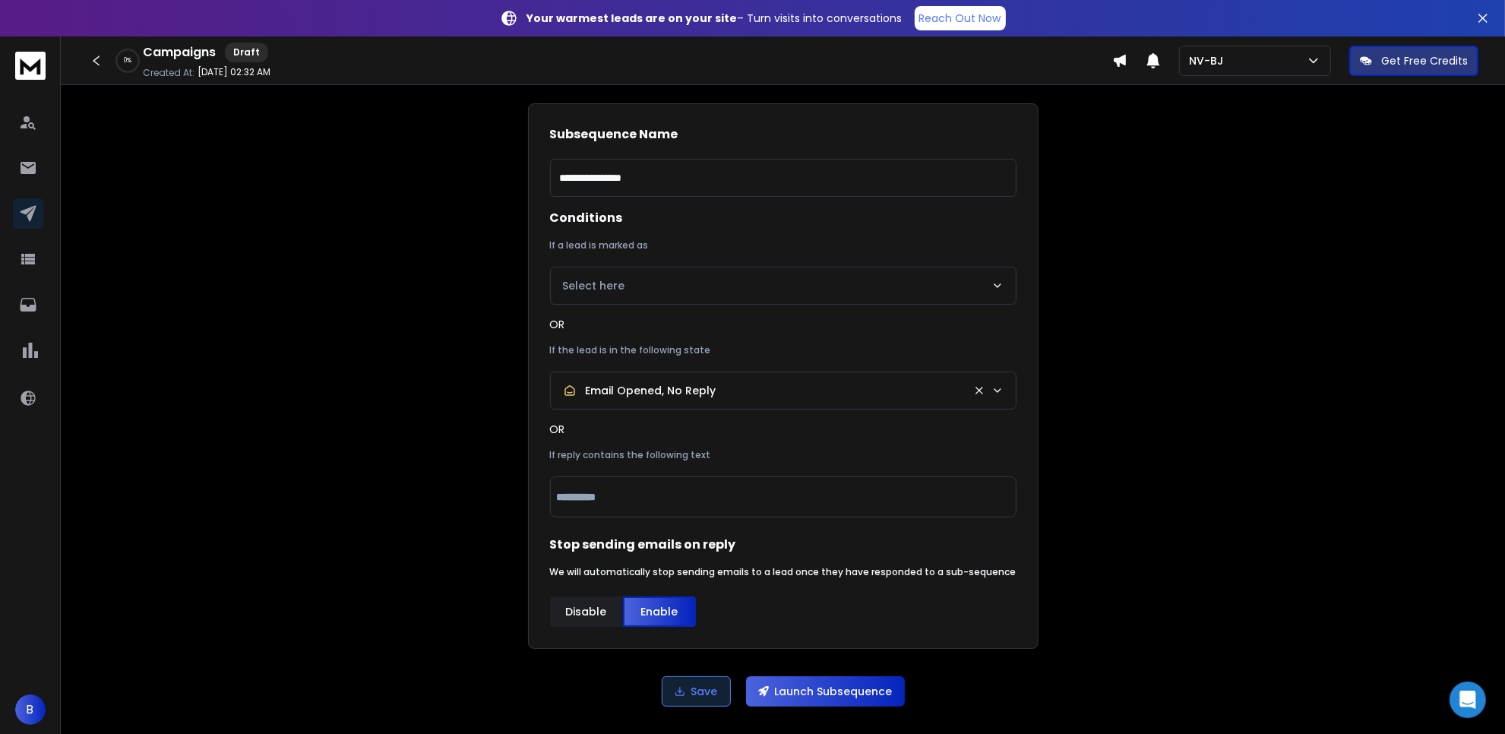
type input "**********"
click at [692, 681] on button "Save" at bounding box center [696, 691] width 69 height 30
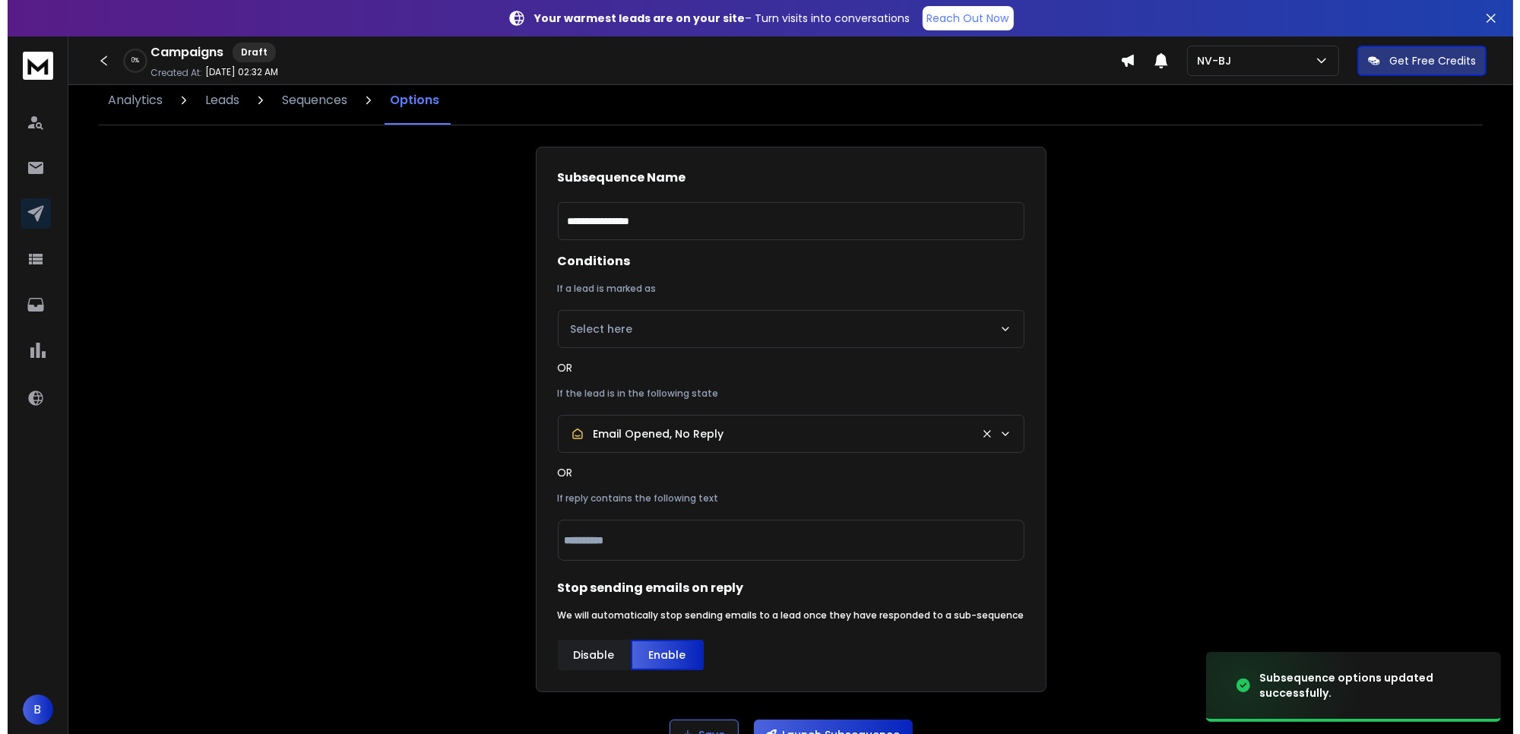
scroll to position [0, 0]
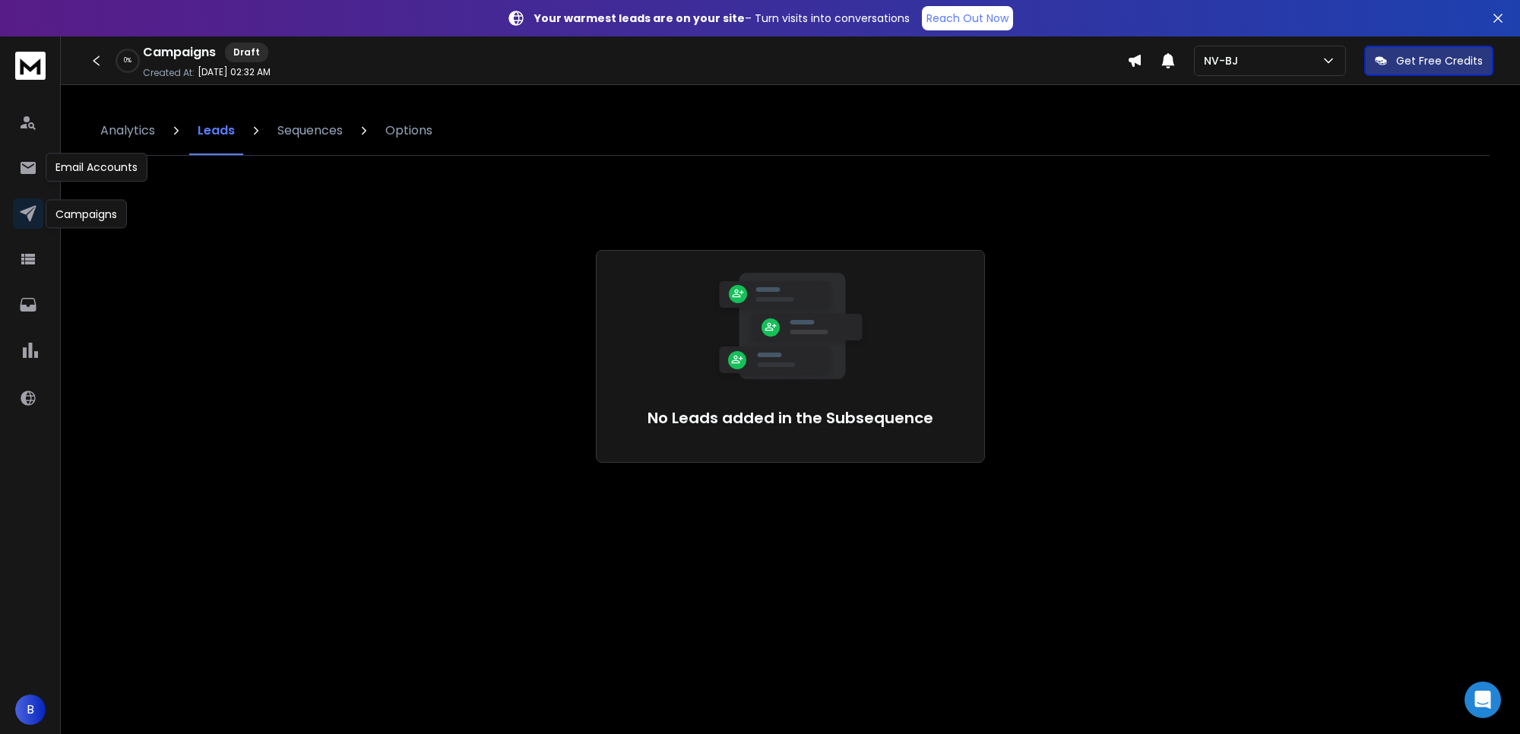
click at [11, 207] on div "B" at bounding box center [30, 388] width 61 height 704
click at [14, 207] on link at bounding box center [28, 213] width 30 height 30
click at [17, 210] on link at bounding box center [28, 213] width 30 height 30
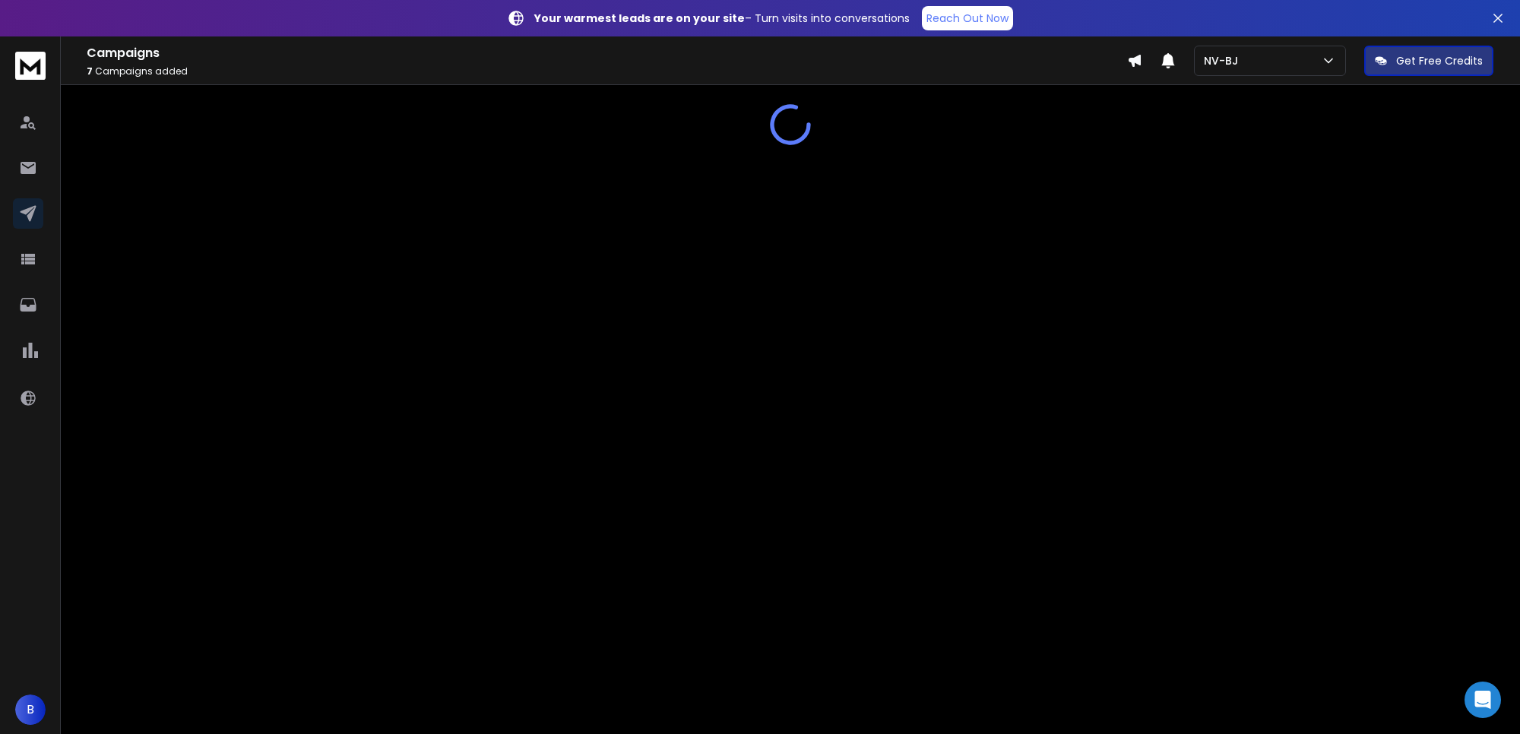
click at [17, 210] on link at bounding box center [28, 213] width 30 height 30
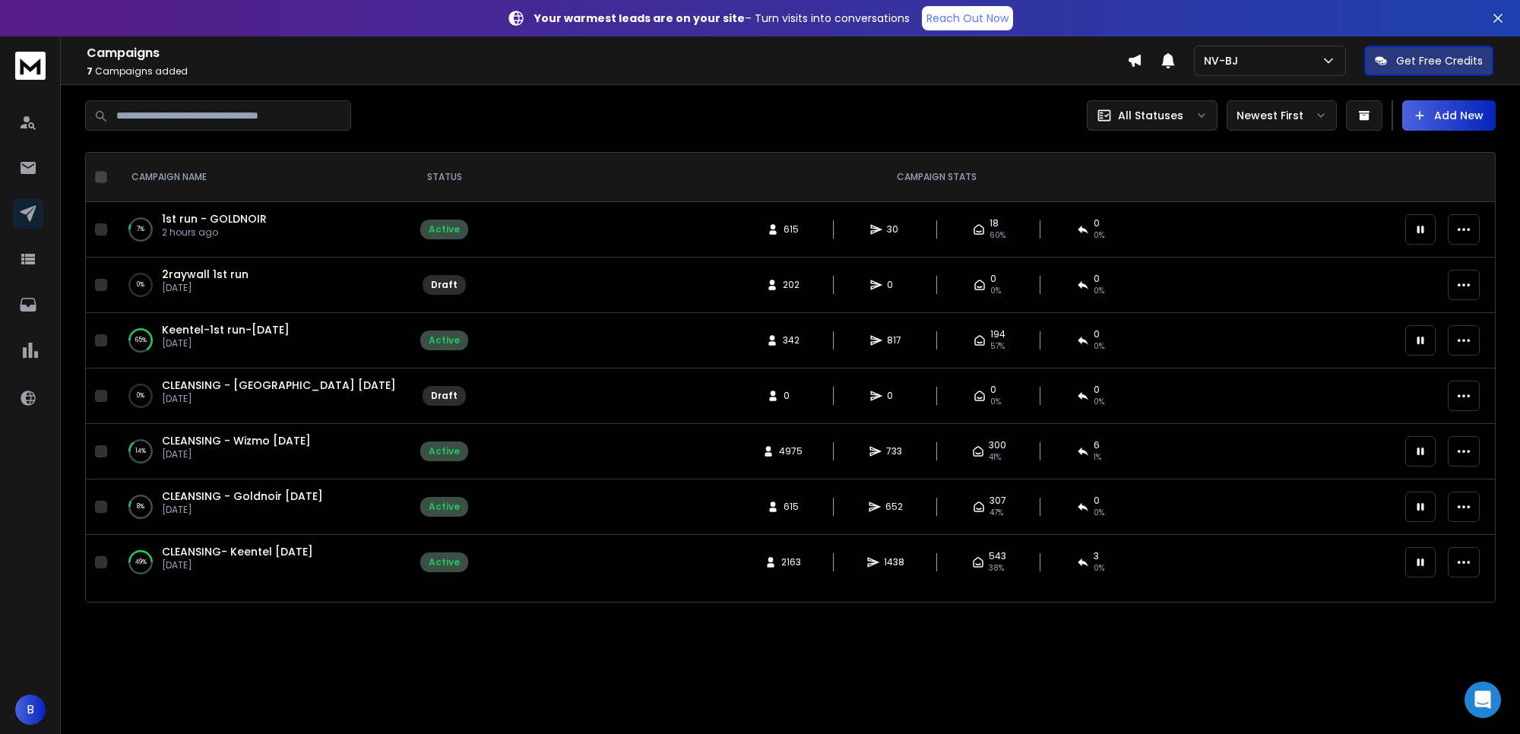
click at [244, 223] on span "1st run - GOLDNOIR" at bounding box center [214, 218] width 105 height 15
click at [270, 343] on p "[DATE]" at bounding box center [226, 343] width 128 height 12
click at [249, 287] on div "0 % 2raywall 1st run 6 days ago" at bounding box center [261, 285] width 267 height 36
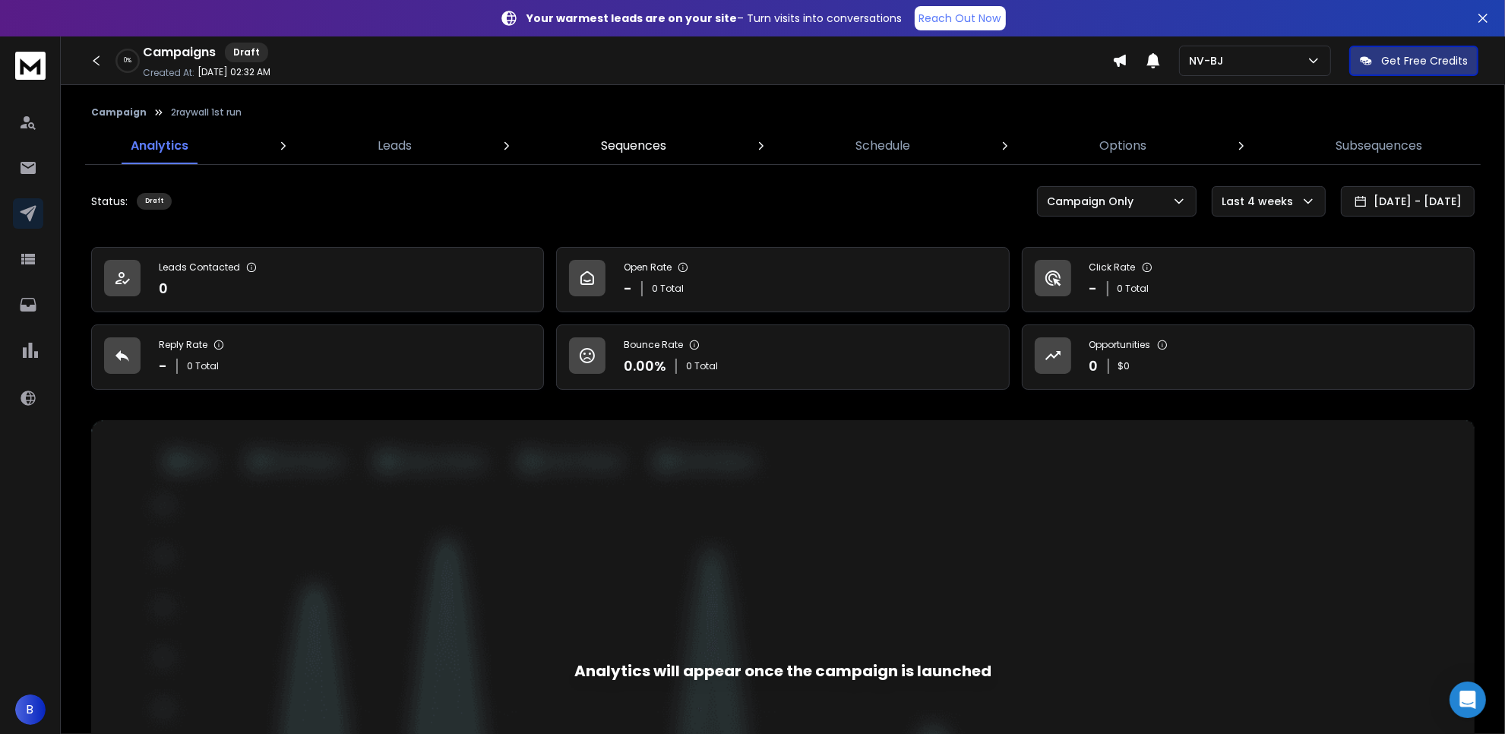
click at [651, 145] on p "Sequences" at bounding box center [633, 146] width 65 height 18
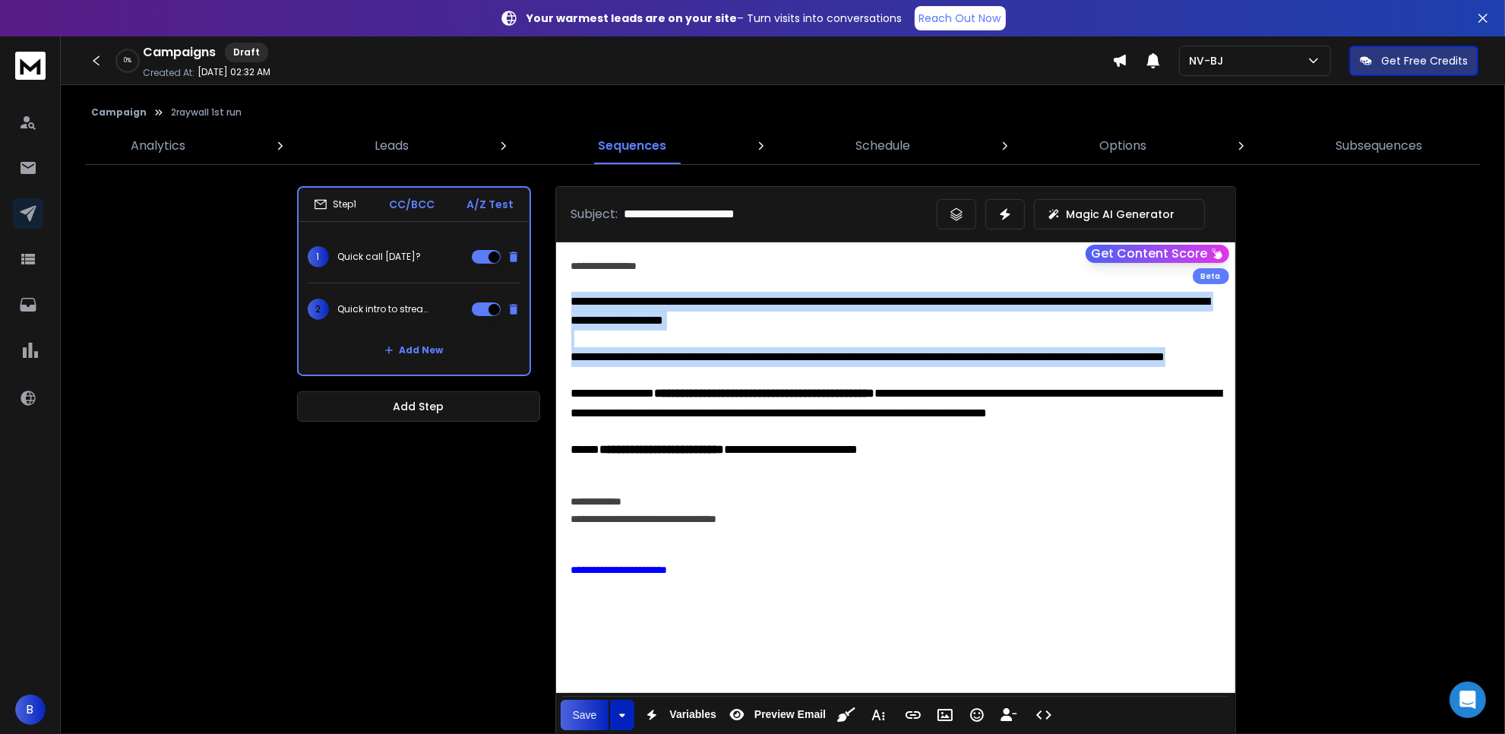
drag, startPoint x: 571, startPoint y: 299, endPoint x: 864, endPoint y: 382, distance: 305.0
click at [891, 382] on b "**********" at bounding box center [895, 357] width 649 height 131
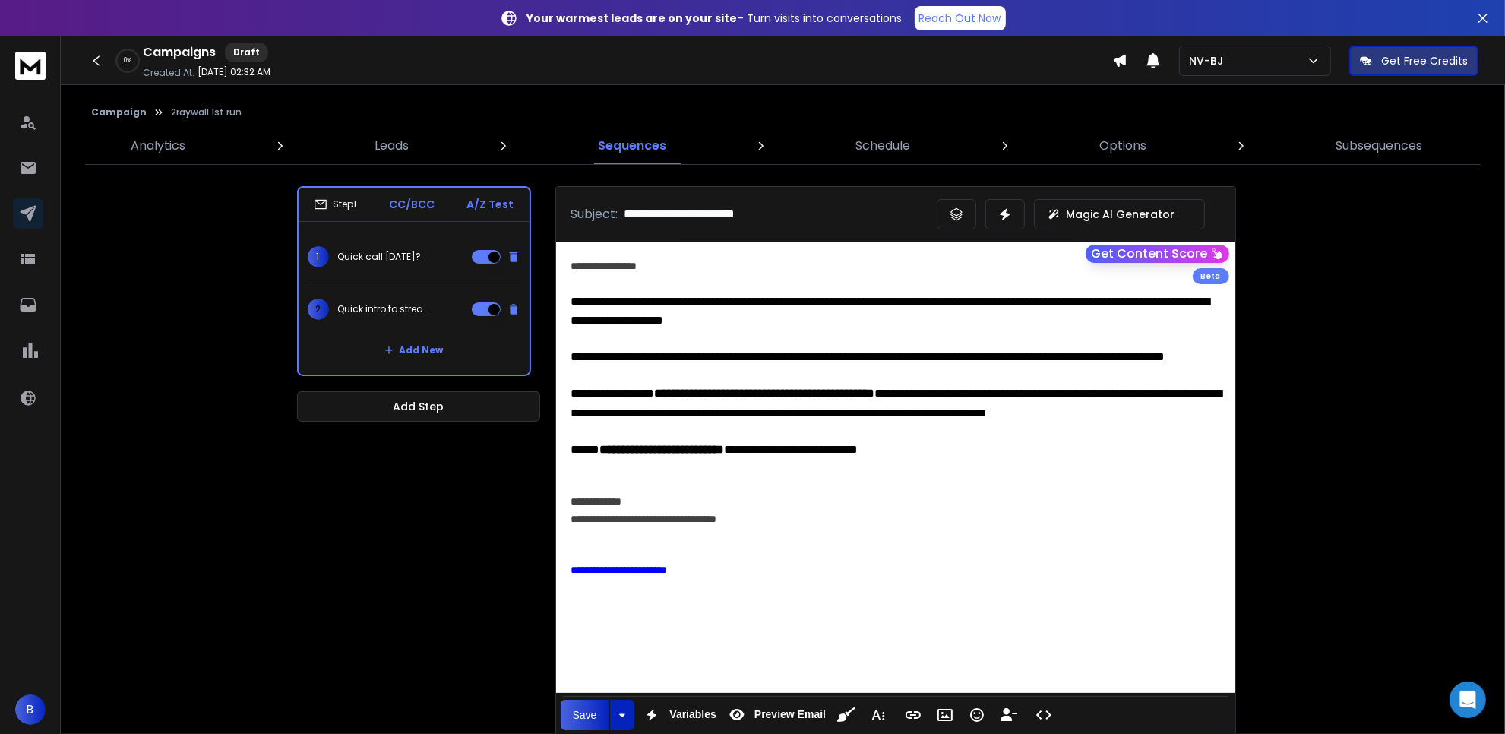
drag, startPoint x: 906, startPoint y: 399, endPoint x: 889, endPoint y: 396, distance: 17.0
click at [889, 384] on div at bounding box center [895, 375] width 649 height 17
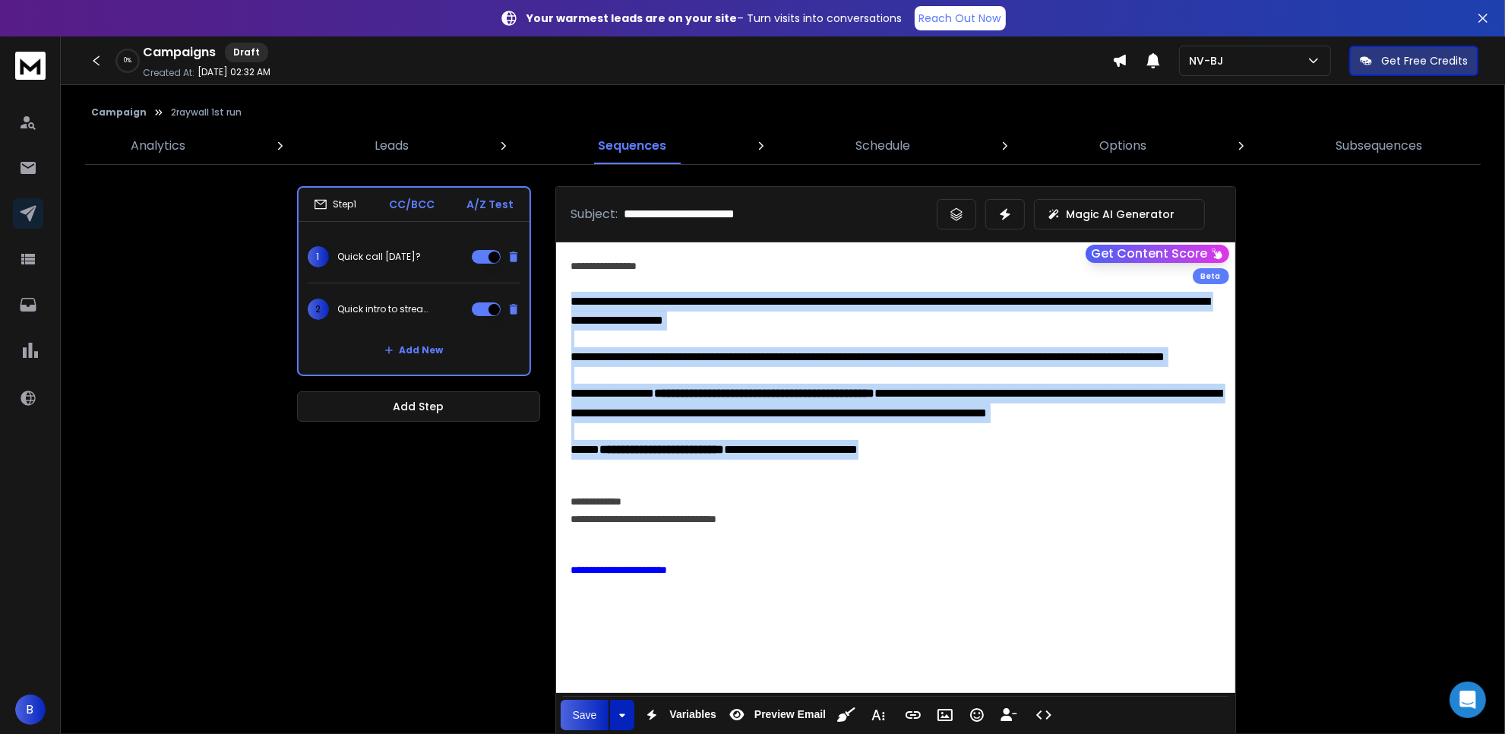
drag, startPoint x: 571, startPoint y: 298, endPoint x: 937, endPoint y: 485, distance: 411.2
click at [937, 485] on div "**********" at bounding box center [895, 462] width 679 height 441
copy div "**********"
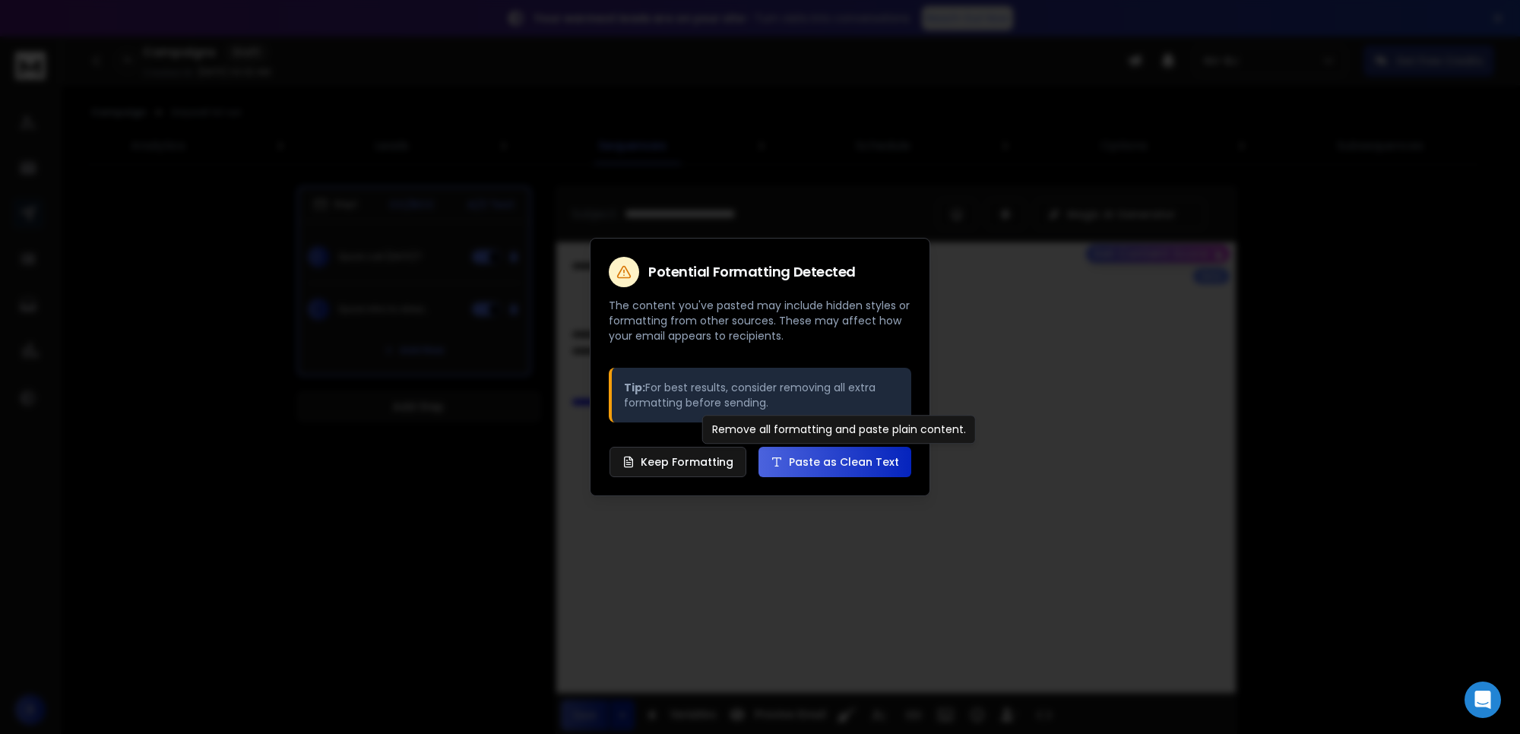
click at [810, 461] on button "Paste as Clean Text" at bounding box center [834, 462] width 153 height 30
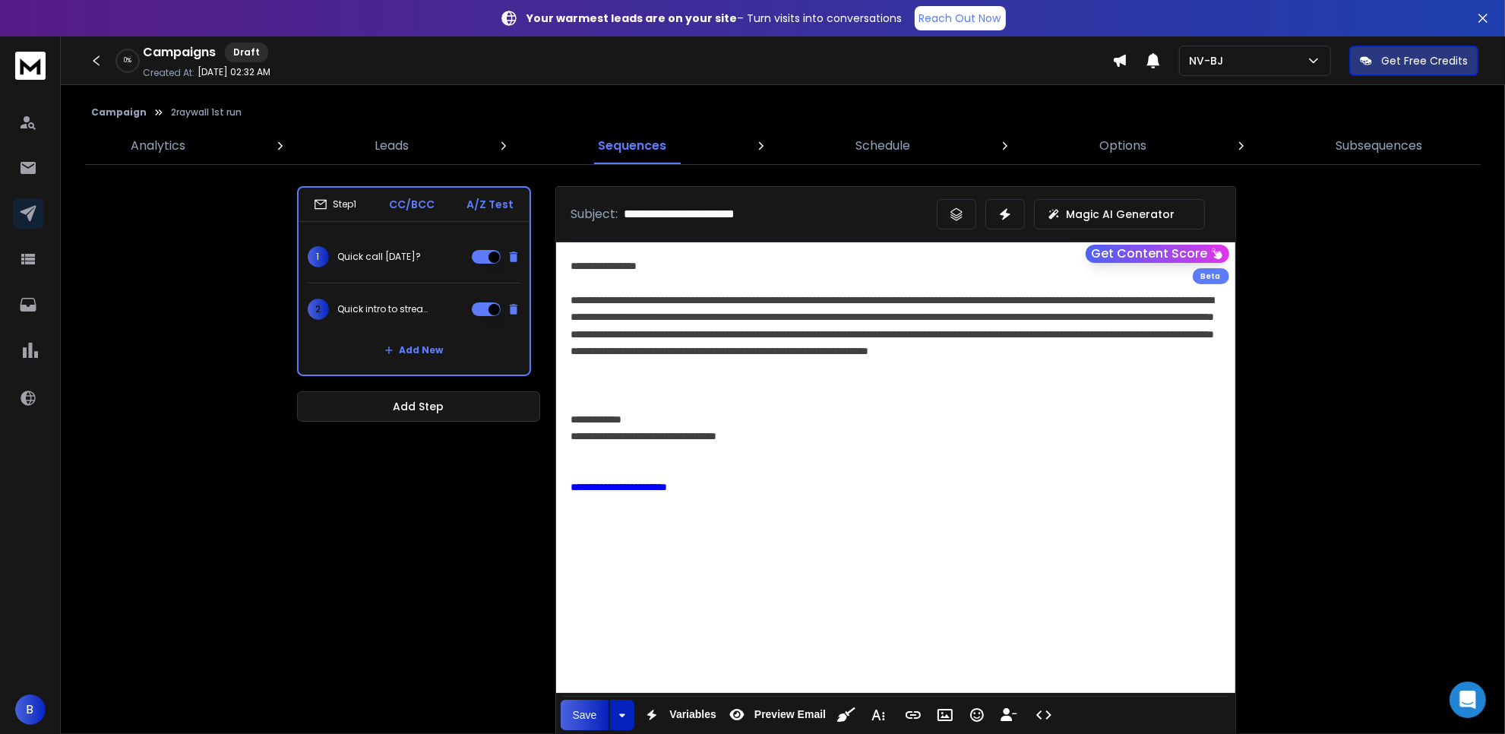
click at [700, 319] on div "**********" at bounding box center [895, 334] width 648 height 85
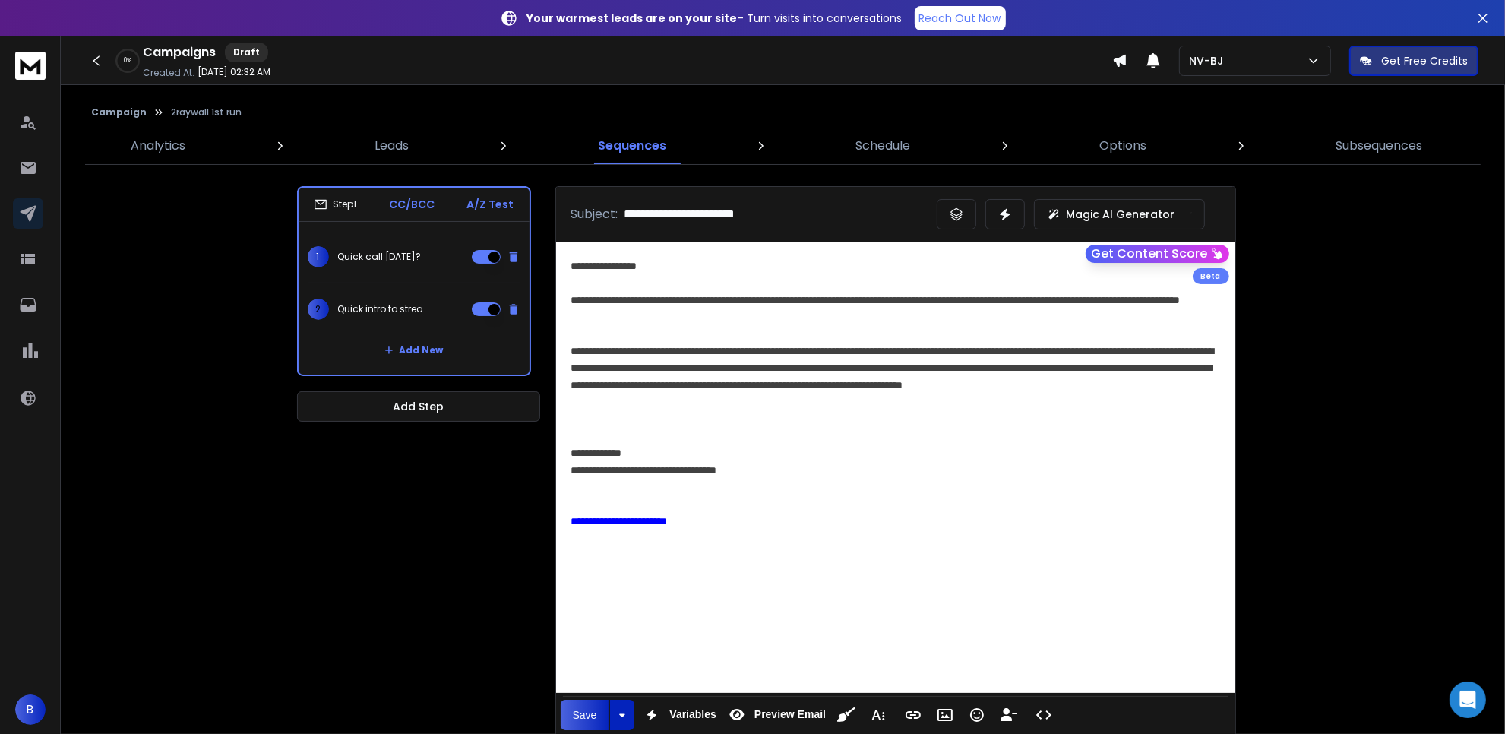
click at [570, 363] on div "**********" at bounding box center [895, 462] width 679 height 441
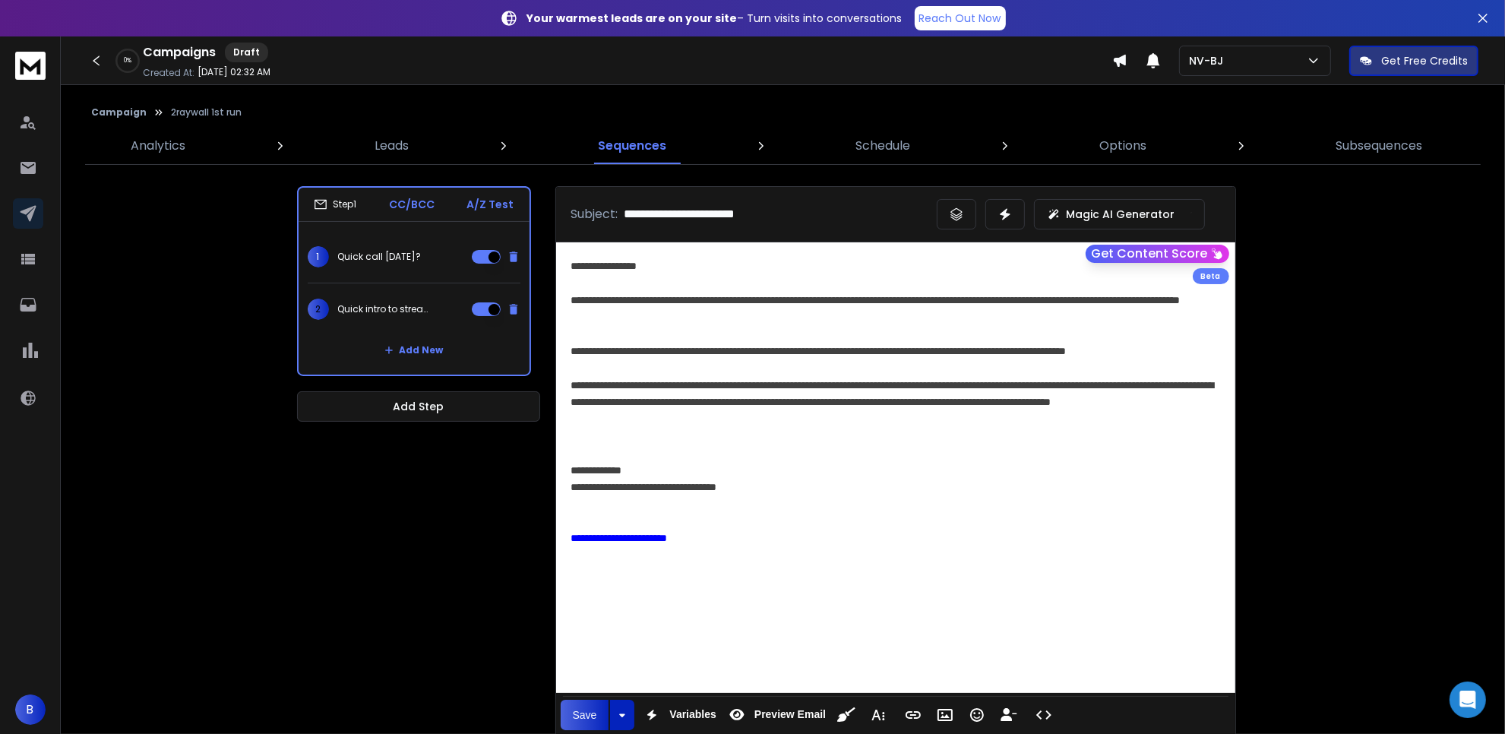
click at [1077, 399] on div "**********" at bounding box center [895, 402] width 648 height 51
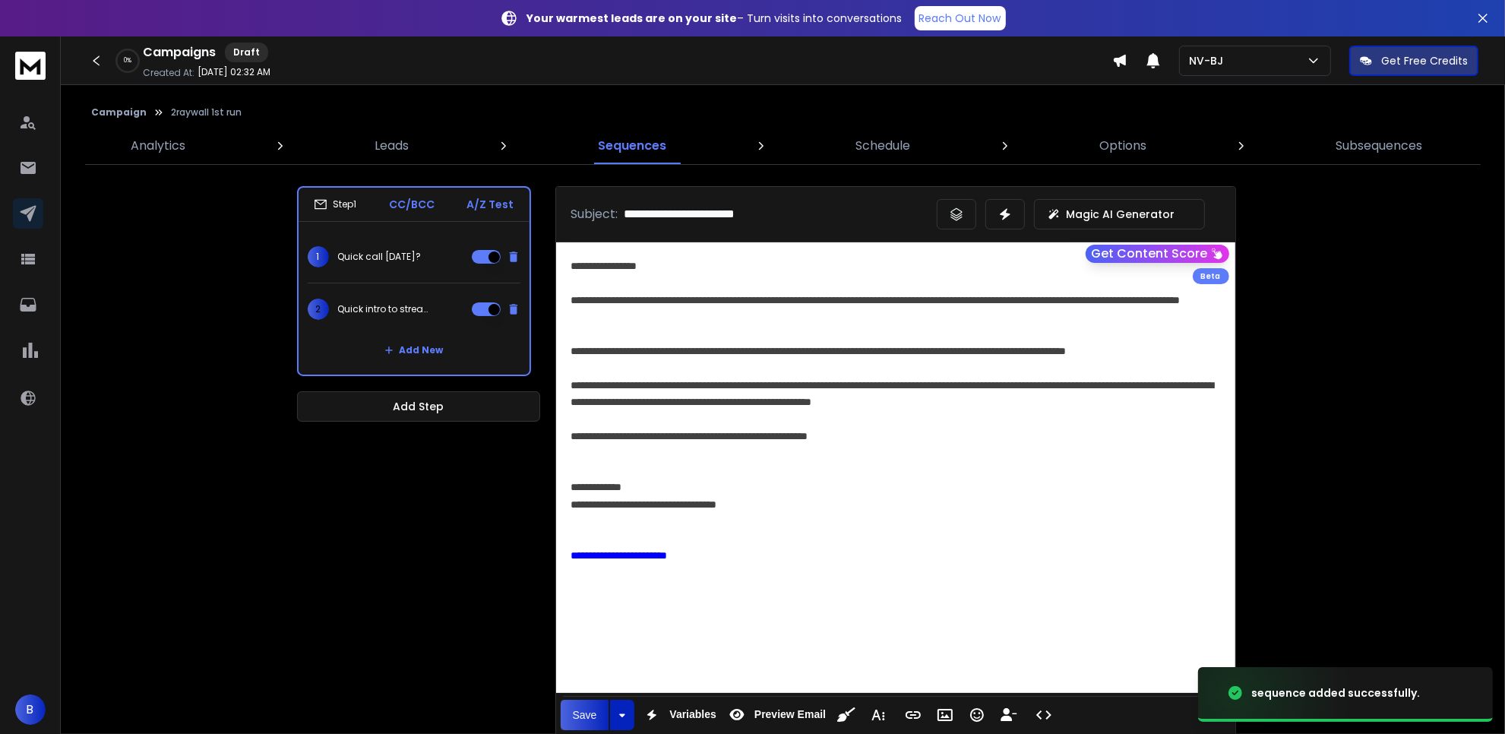
click at [412, 309] on p "Quick intro to streamline your crew management" at bounding box center [386, 309] width 97 height 12
type input "**********"
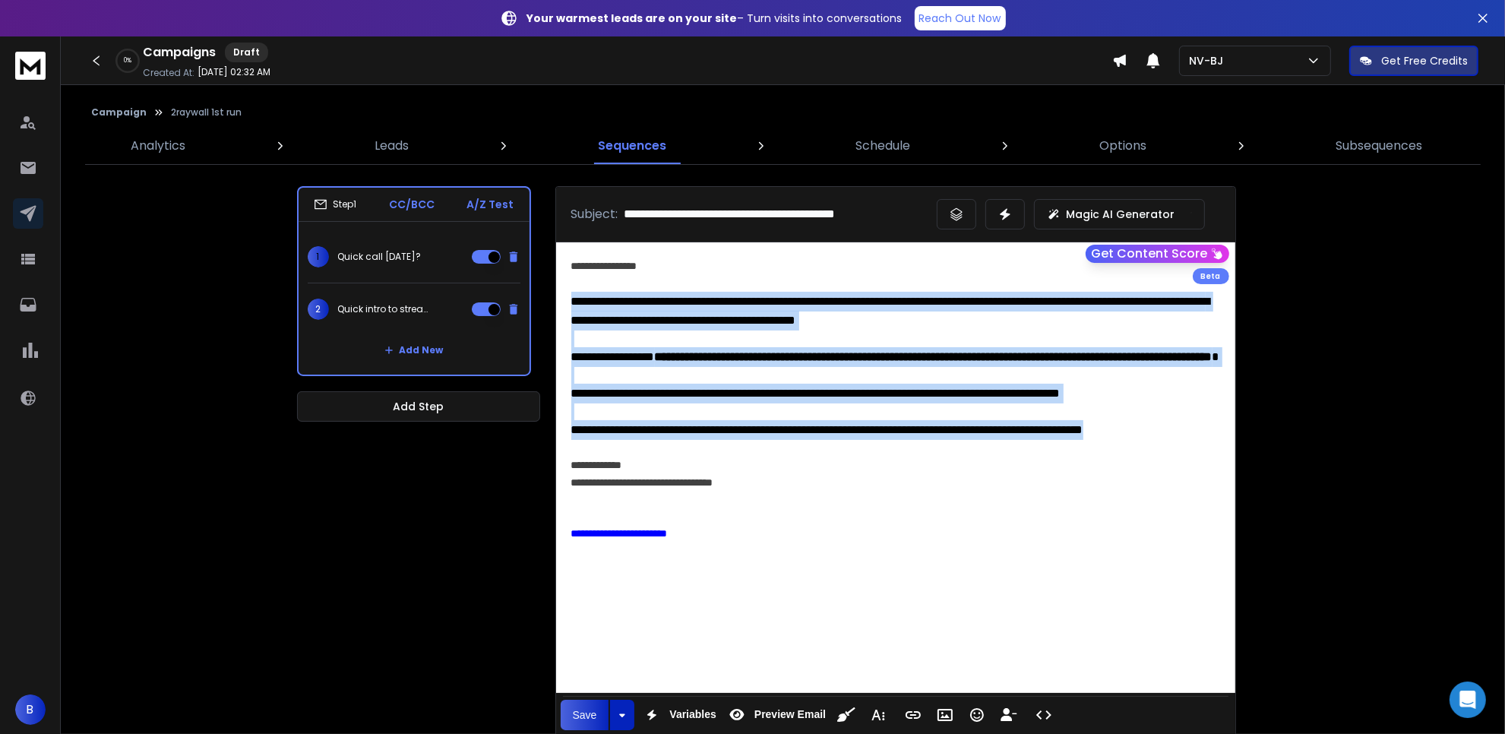
drag, startPoint x: 571, startPoint y: 298, endPoint x: 1192, endPoint y: 451, distance: 638.6
click at [1192, 440] on b "**********" at bounding box center [895, 366] width 649 height 148
copy b "**********"
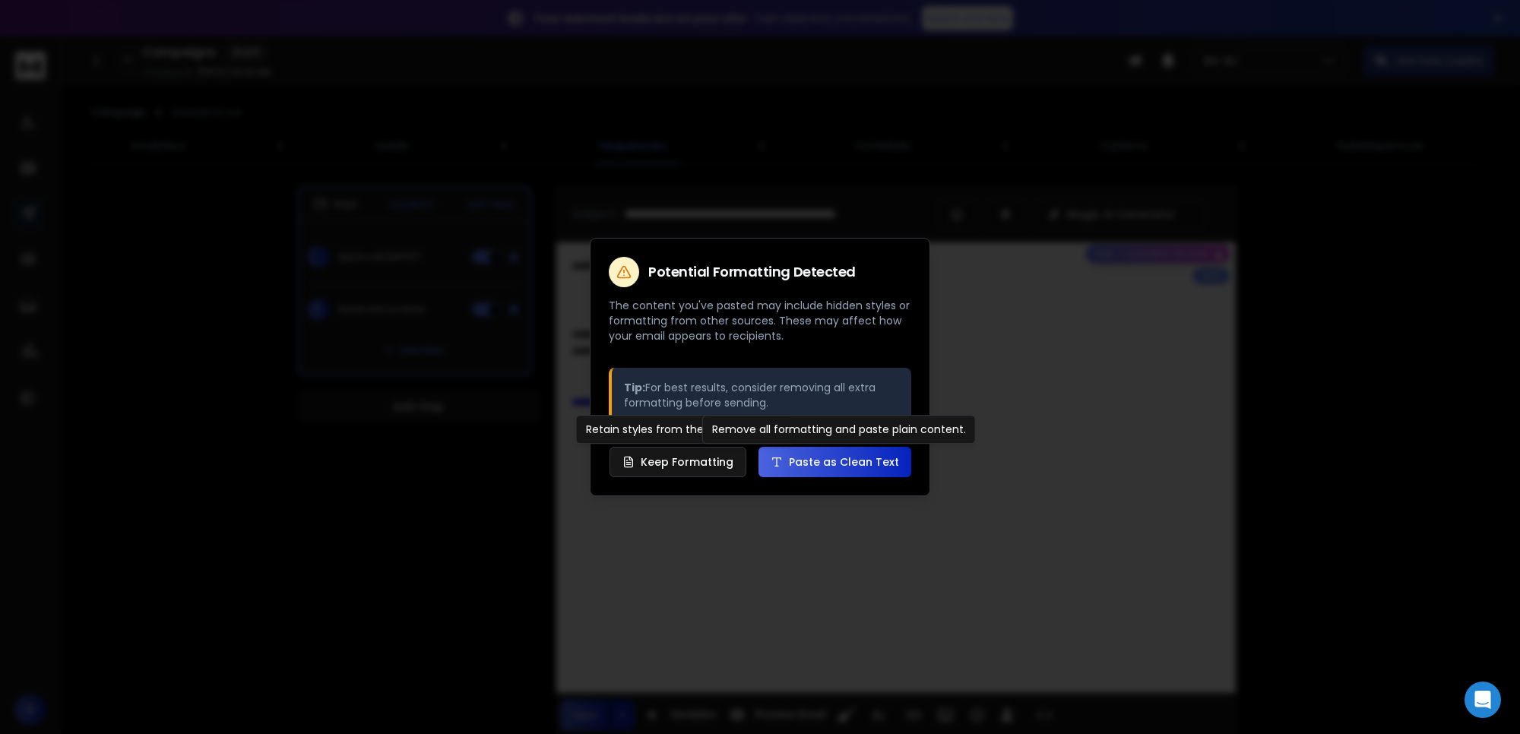
click at [827, 453] on button "Paste as Clean Text" at bounding box center [834, 462] width 153 height 30
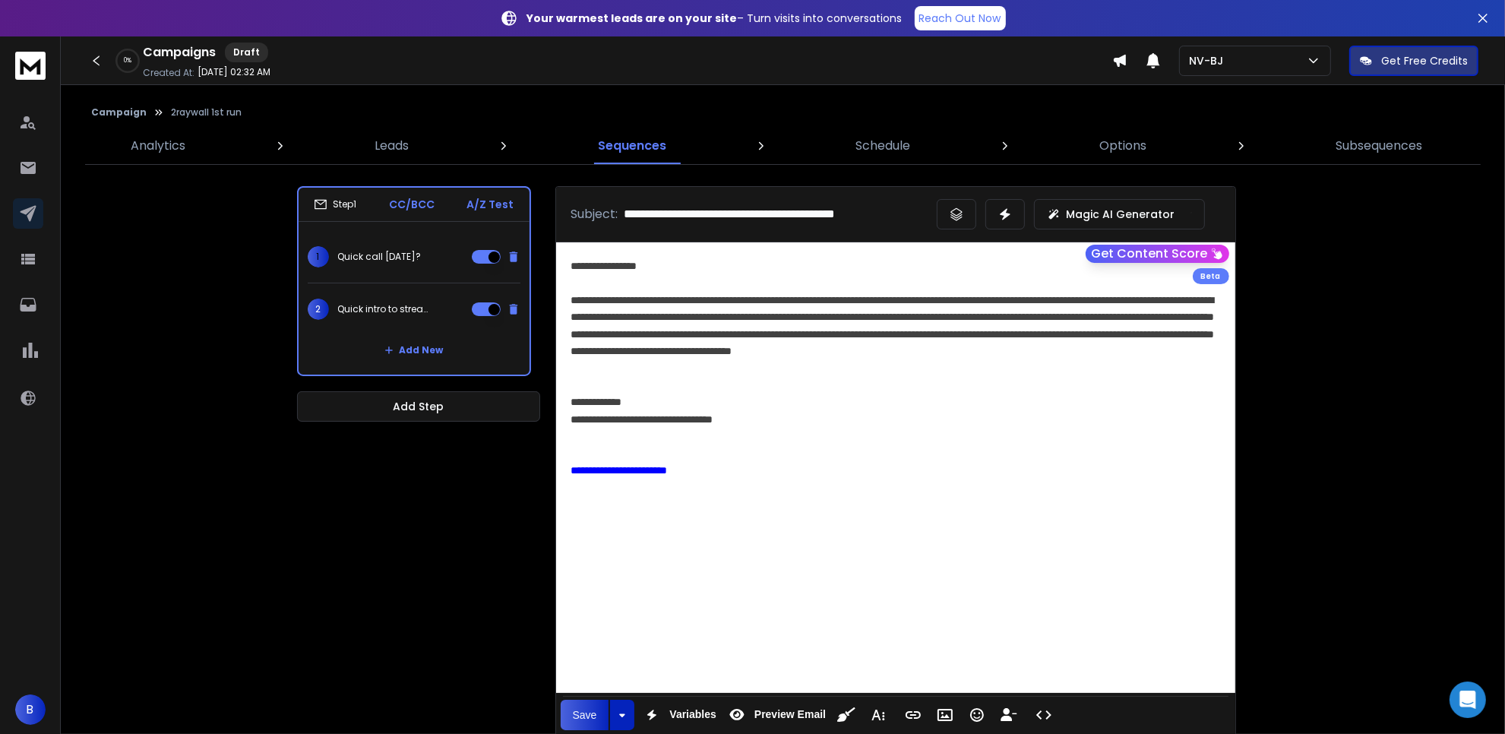
click at [876, 314] on div "**********" at bounding box center [895, 334] width 648 height 85
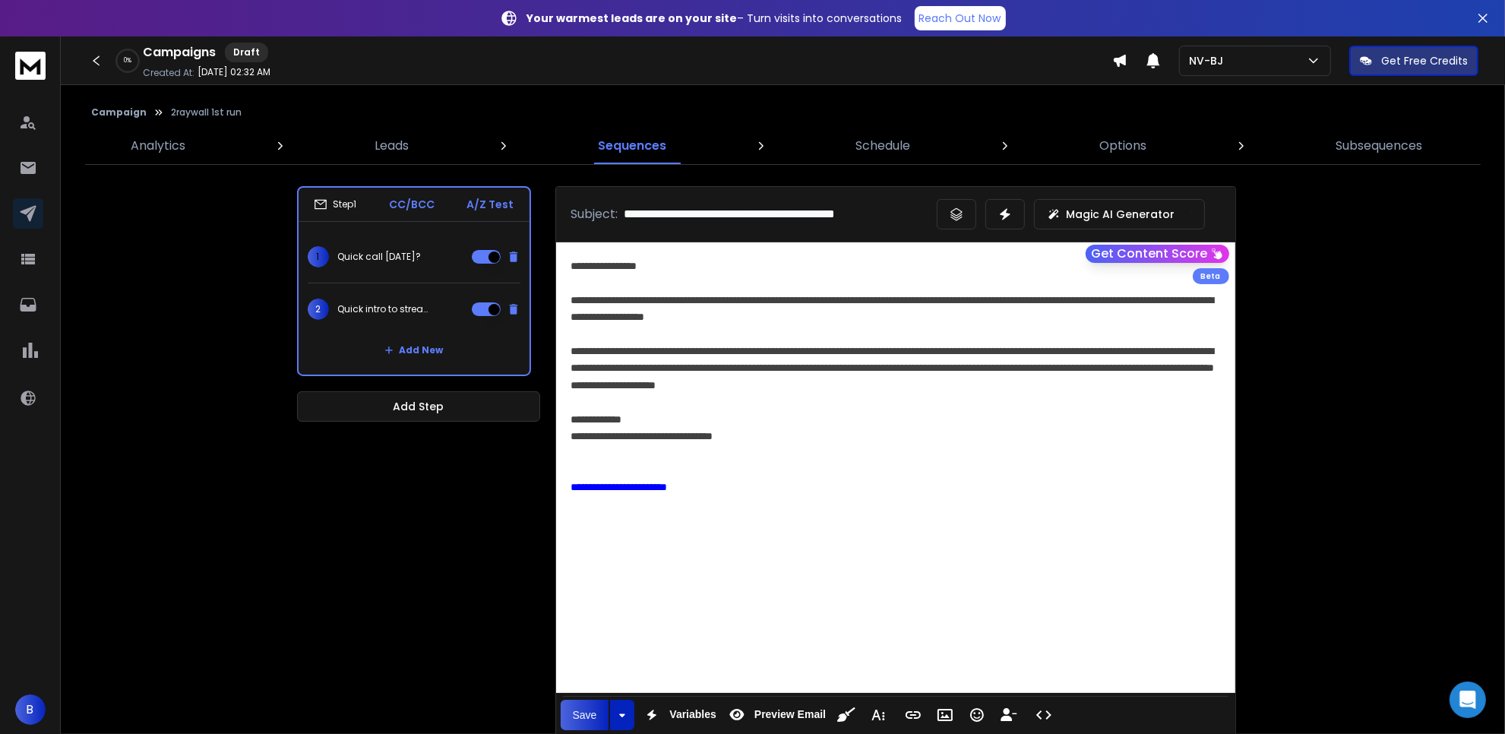
drag, startPoint x: 605, startPoint y: 366, endPoint x: 642, endPoint y: 366, distance: 37.2
click at [606, 366] on div "**********" at bounding box center [895, 368] width 648 height 51
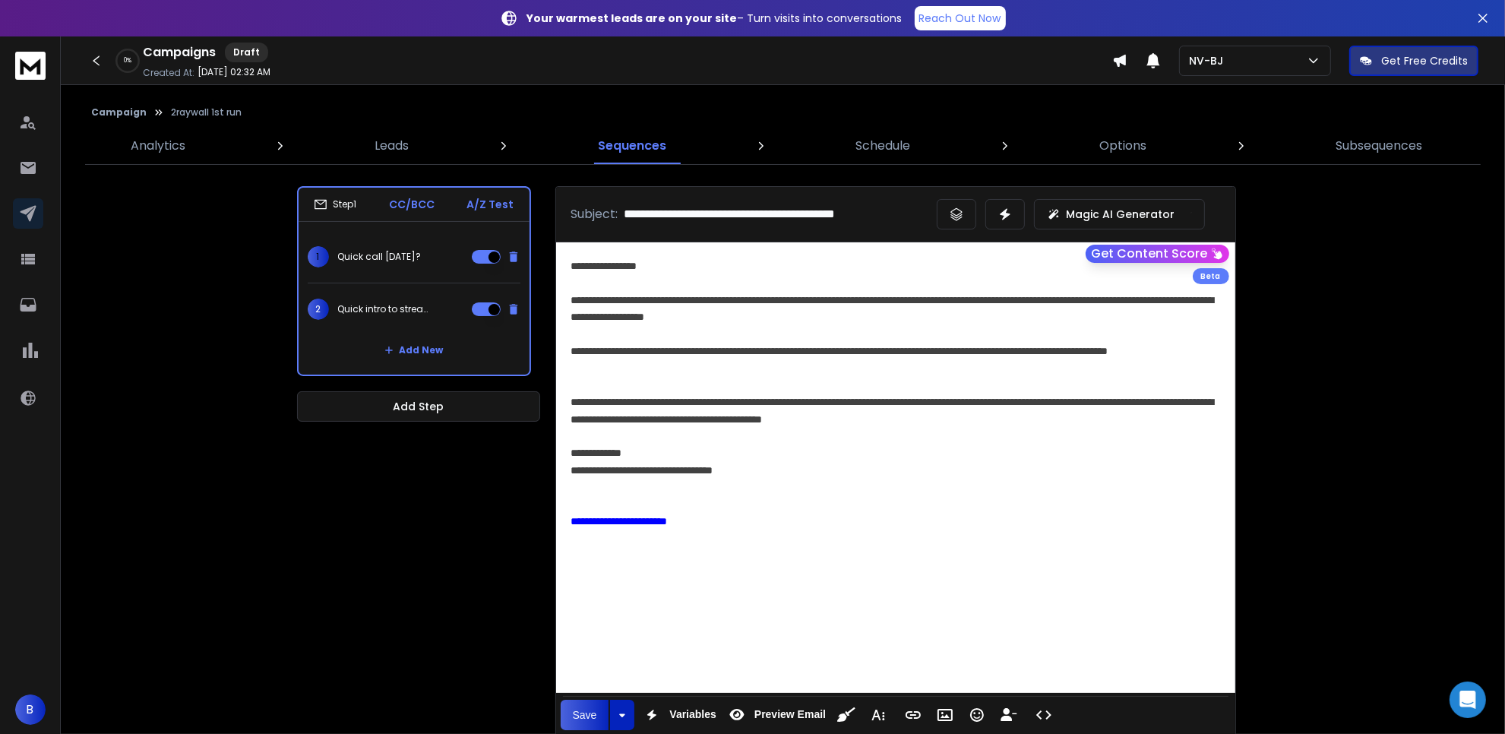
click at [1092, 401] on div "**********" at bounding box center [895, 411] width 648 height 34
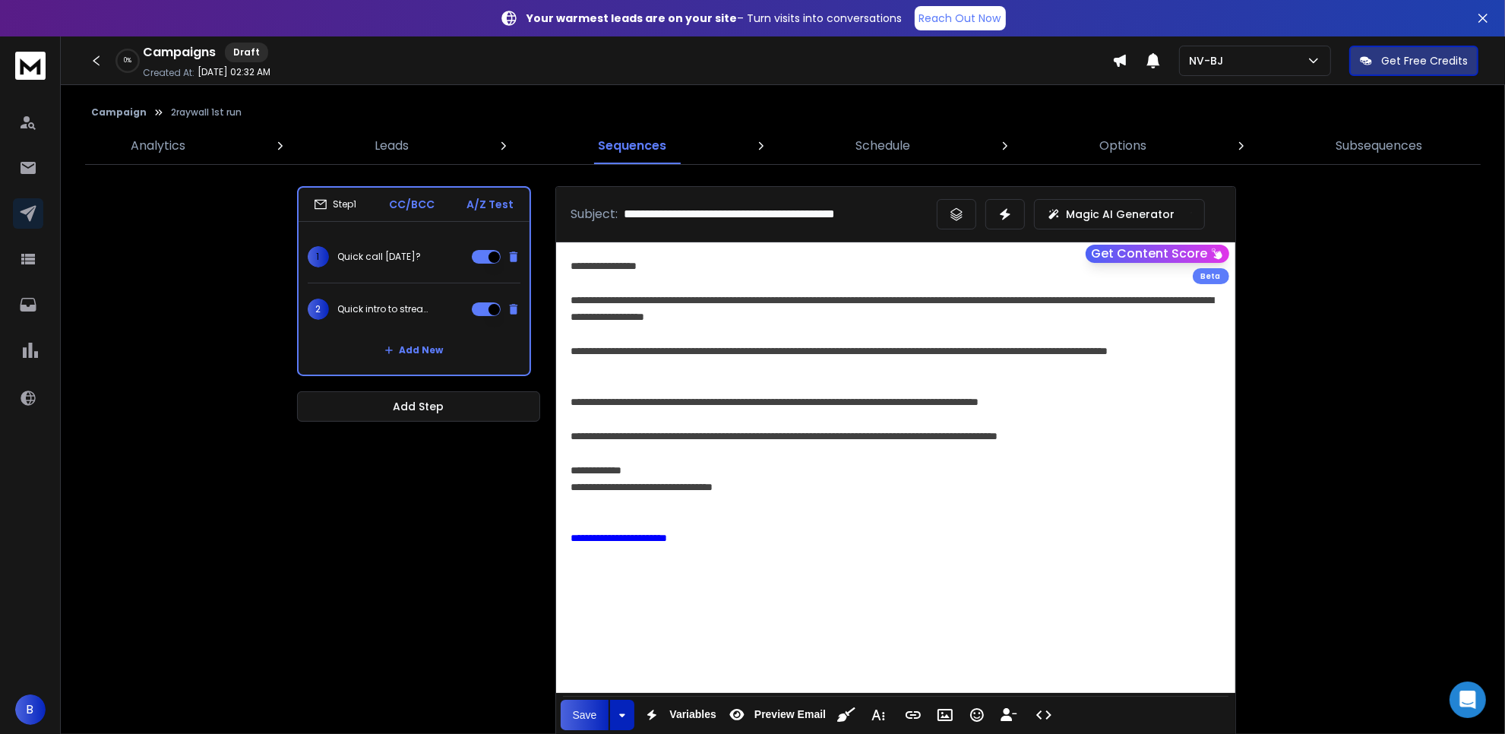
click at [1087, 437] on div "**********" at bounding box center [895, 436] width 648 height 17
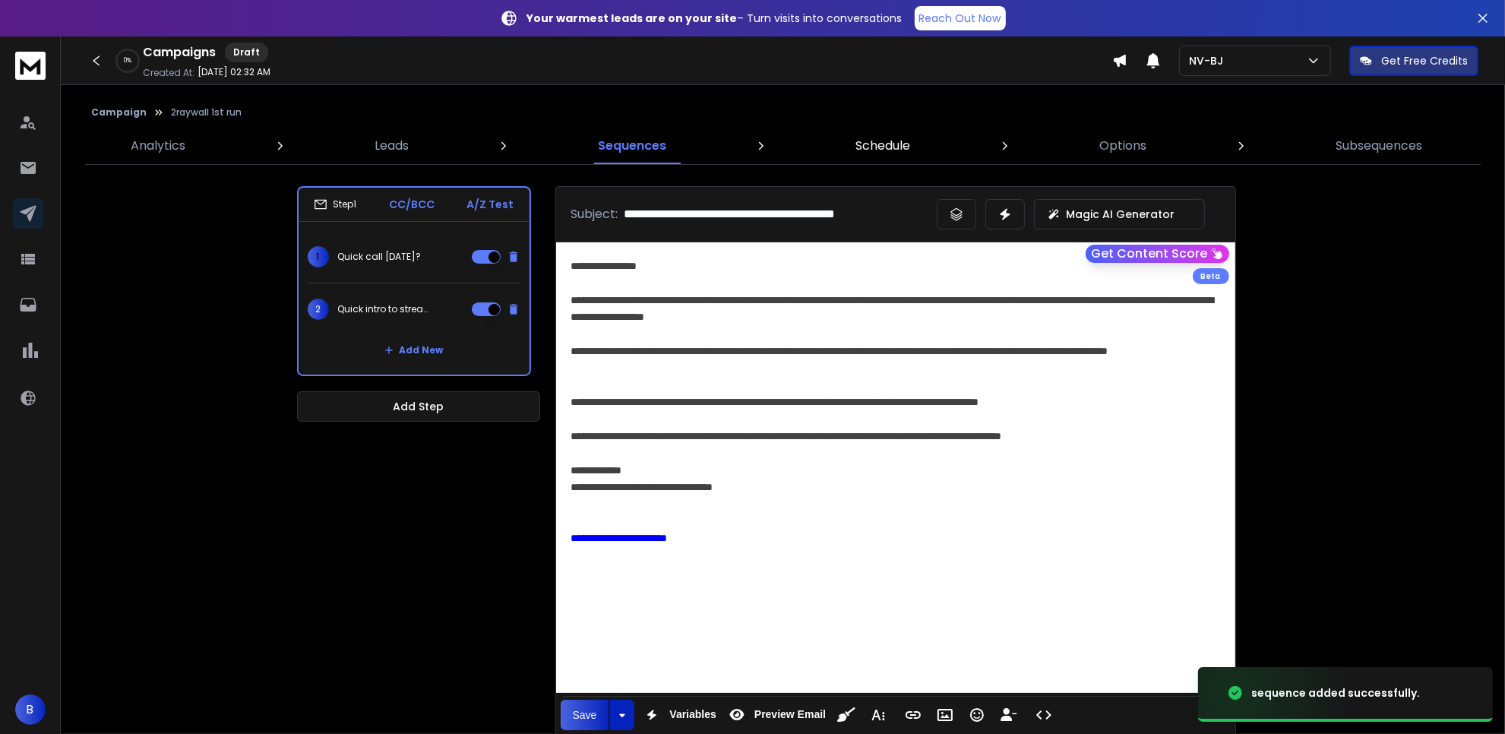
click at [878, 143] on p "Schedule" at bounding box center [883, 146] width 55 height 18
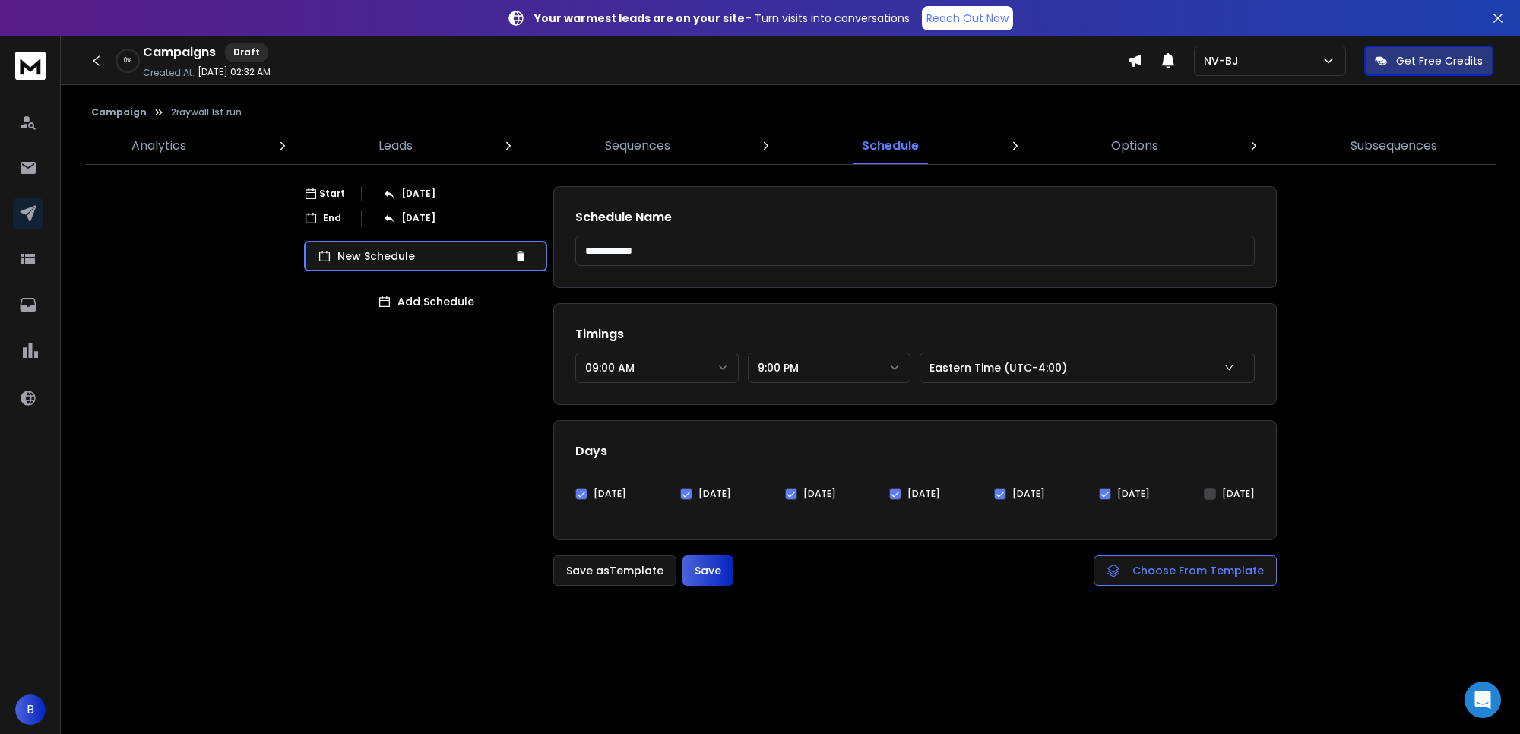
click at [435, 191] on p "[DATE]" at bounding box center [418, 194] width 34 height 12
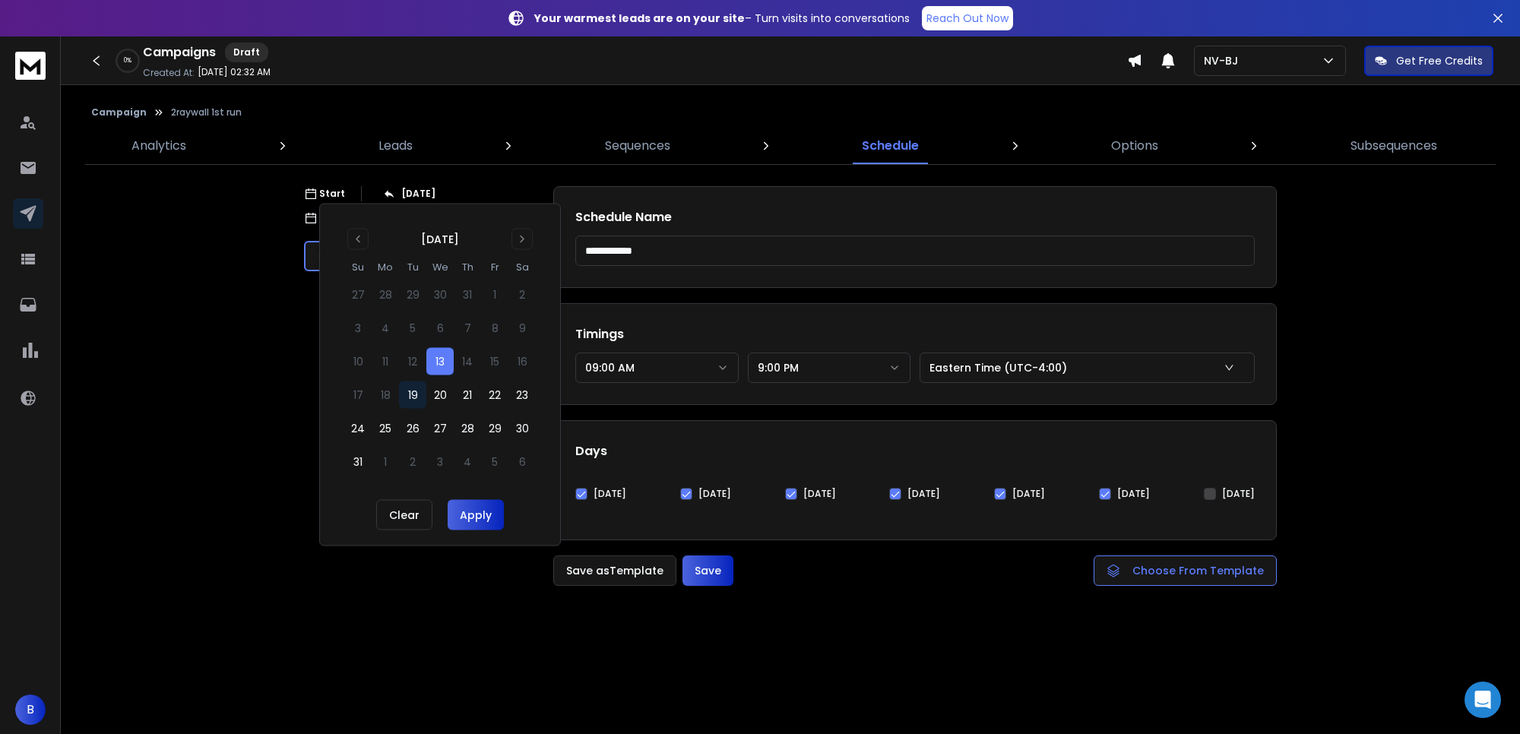
click at [415, 389] on button "19" at bounding box center [412, 394] width 27 height 27
click at [471, 510] on button "Apply" at bounding box center [476, 515] width 56 height 30
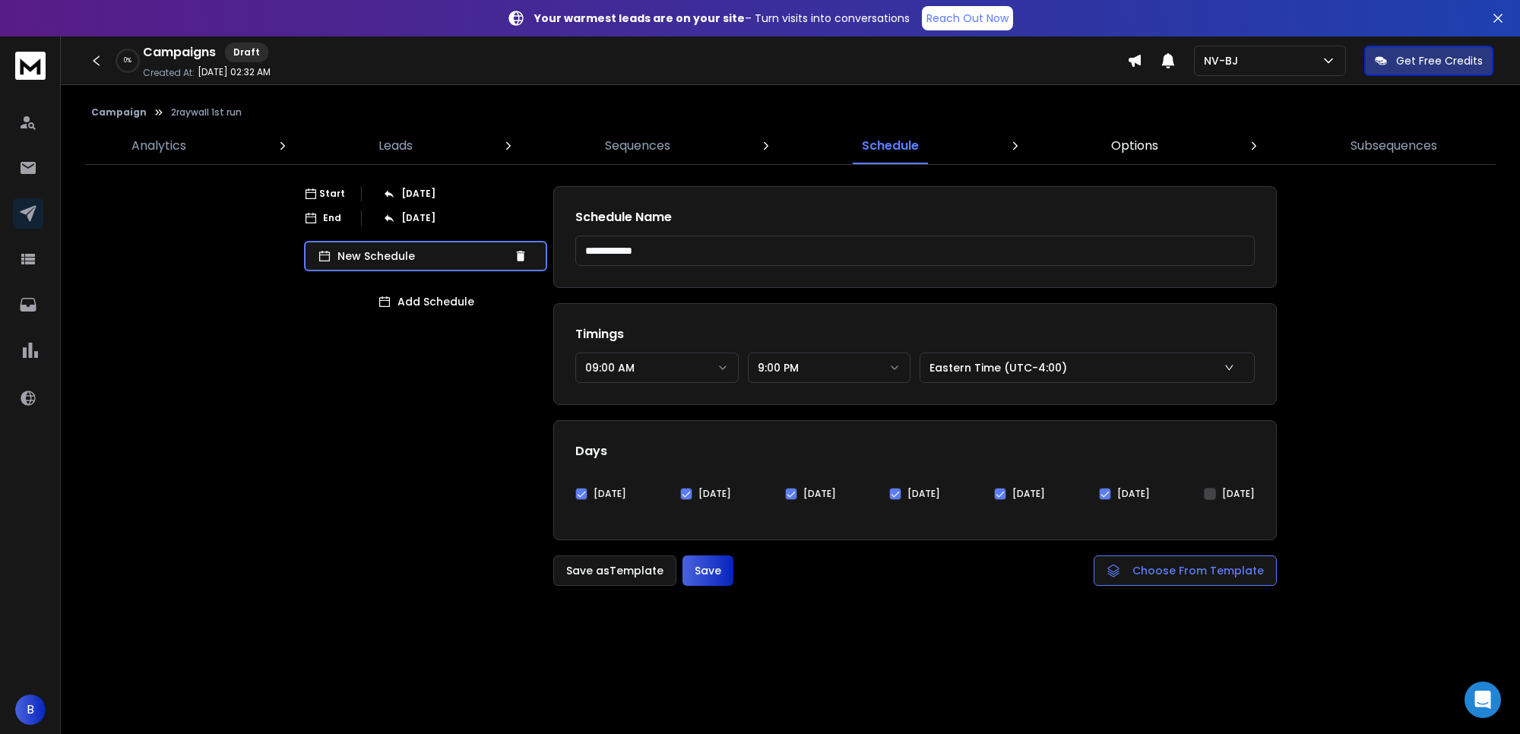
click at [1117, 146] on p "Options" at bounding box center [1134, 146] width 47 height 18
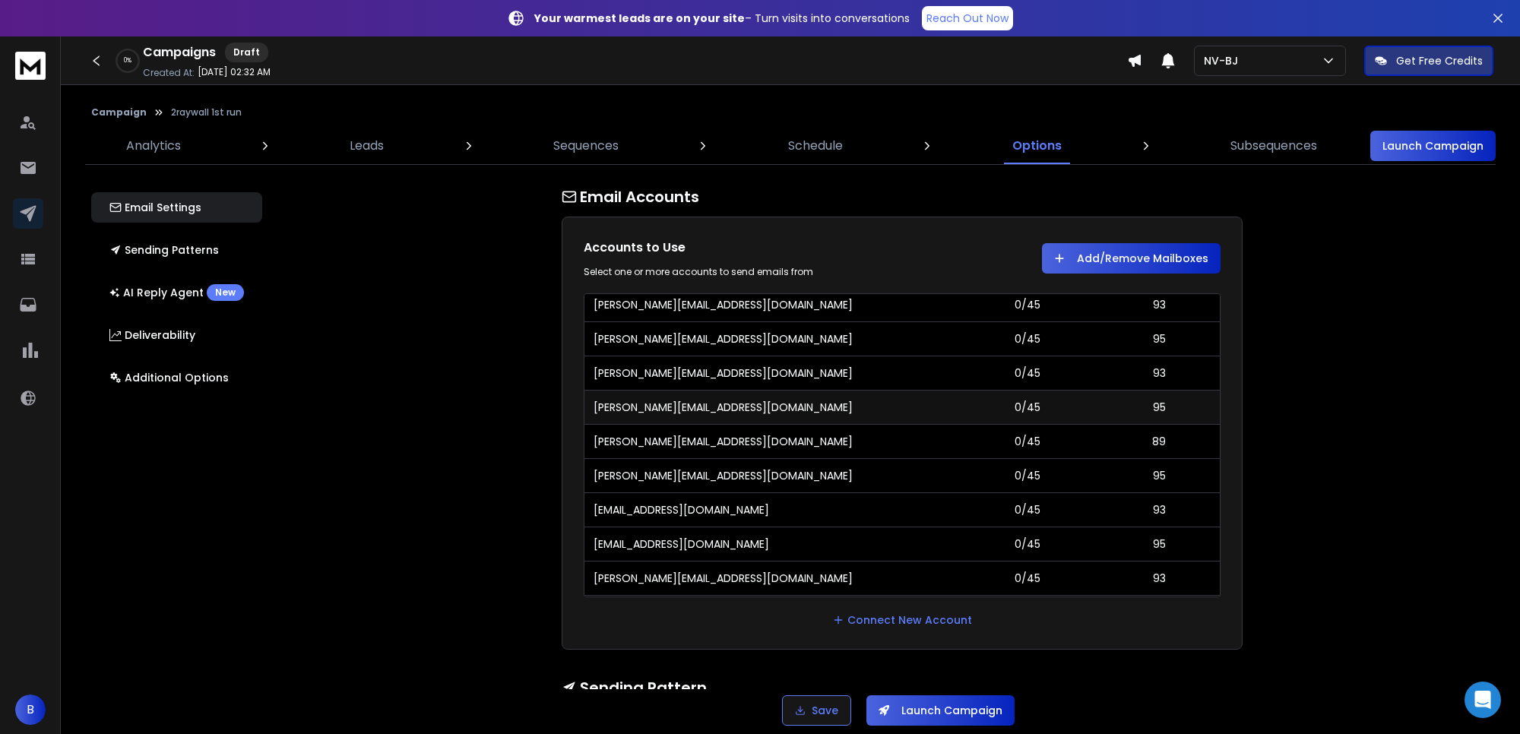
scroll to position [78, 0]
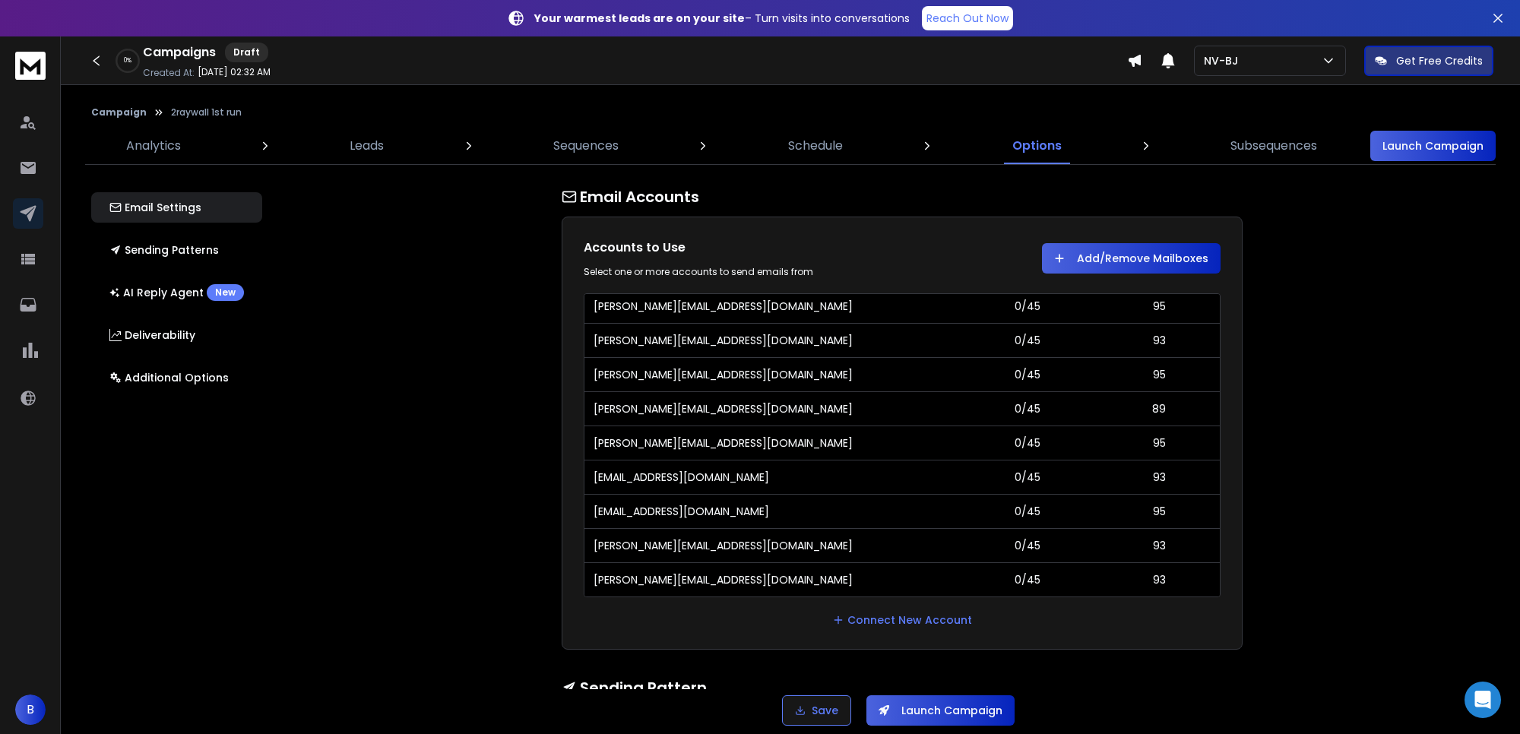
click at [938, 711] on button "Launch Campaign" at bounding box center [940, 710] width 148 height 30
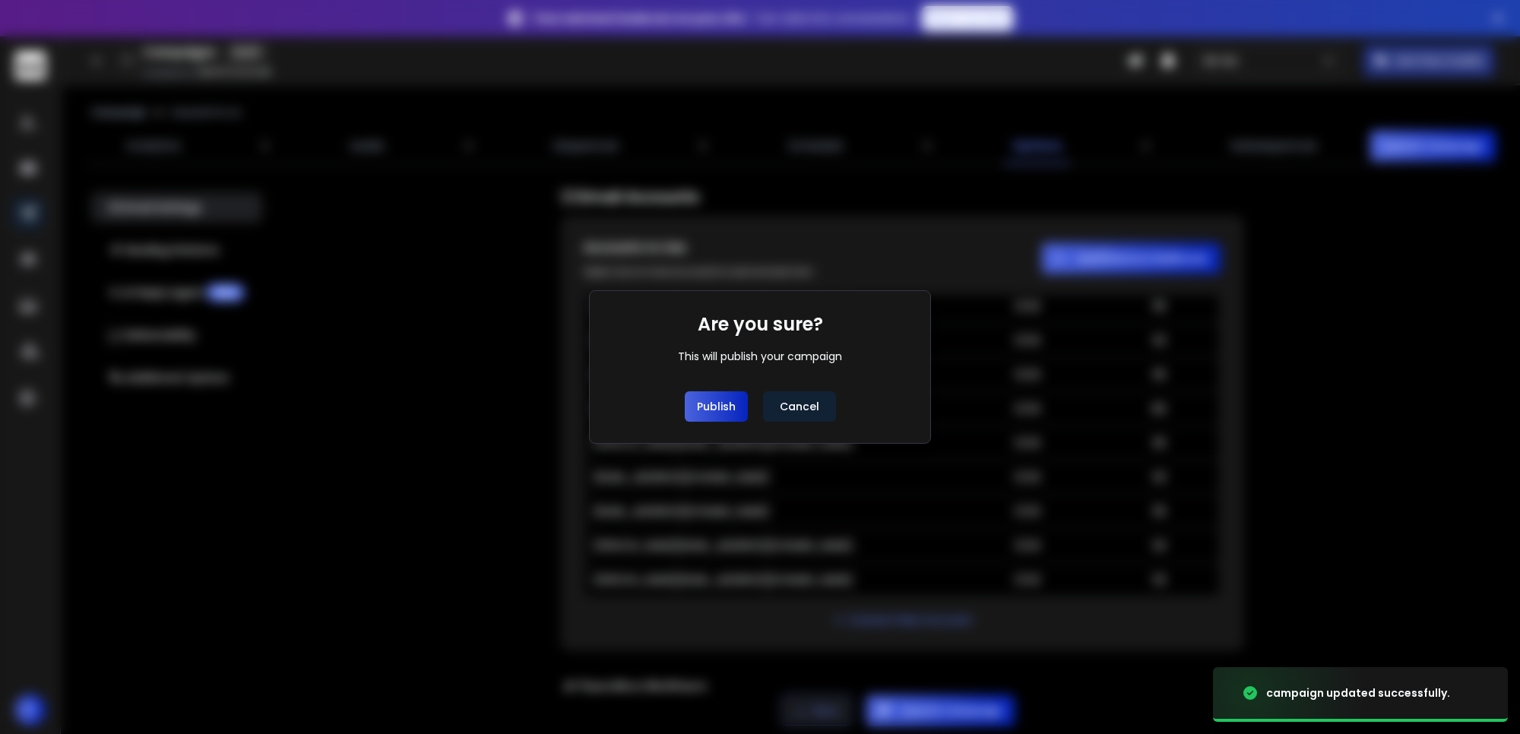
click at [720, 407] on button "Publish" at bounding box center [716, 406] width 63 height 30
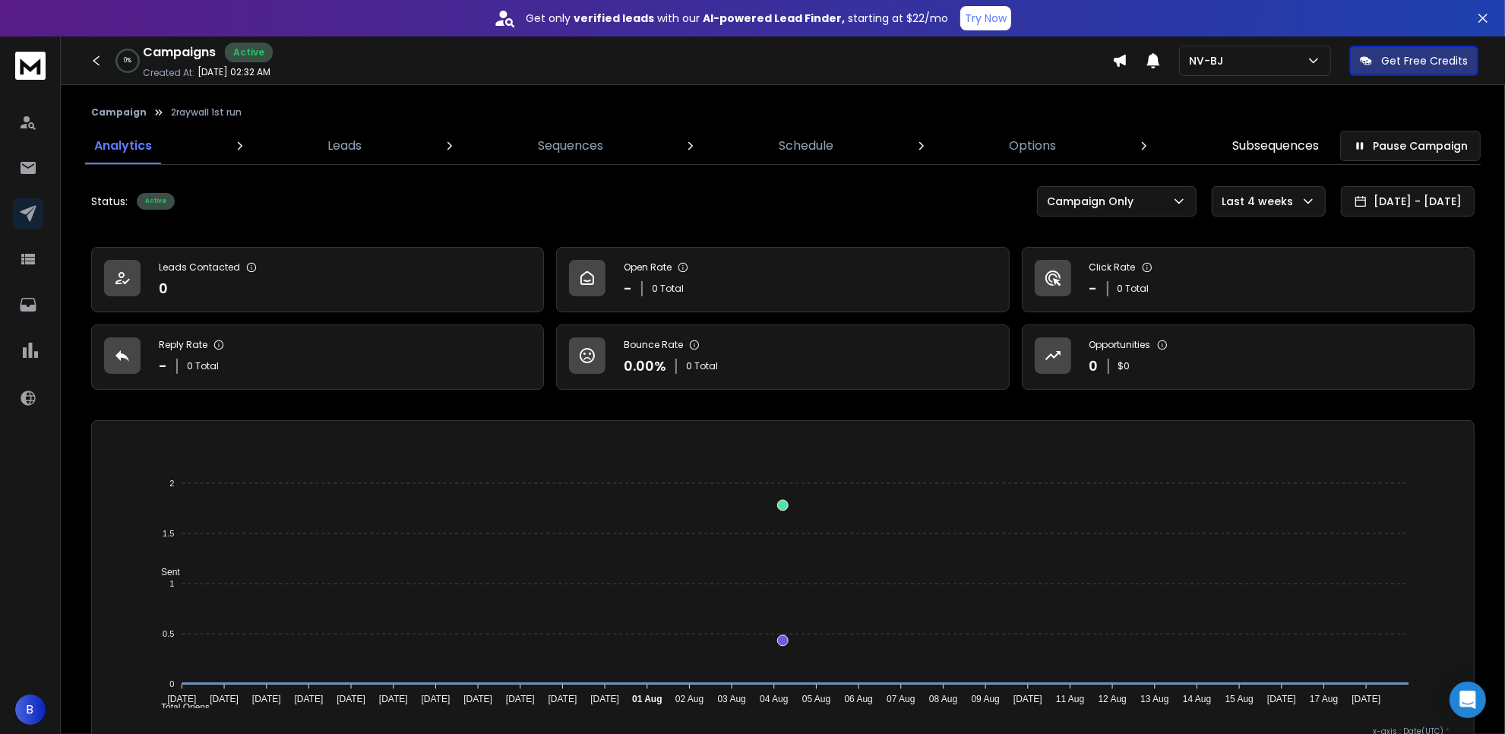
click at [1239, 142] on p "Subsequences" at bounding box center [1276, 146] width 87 height 18
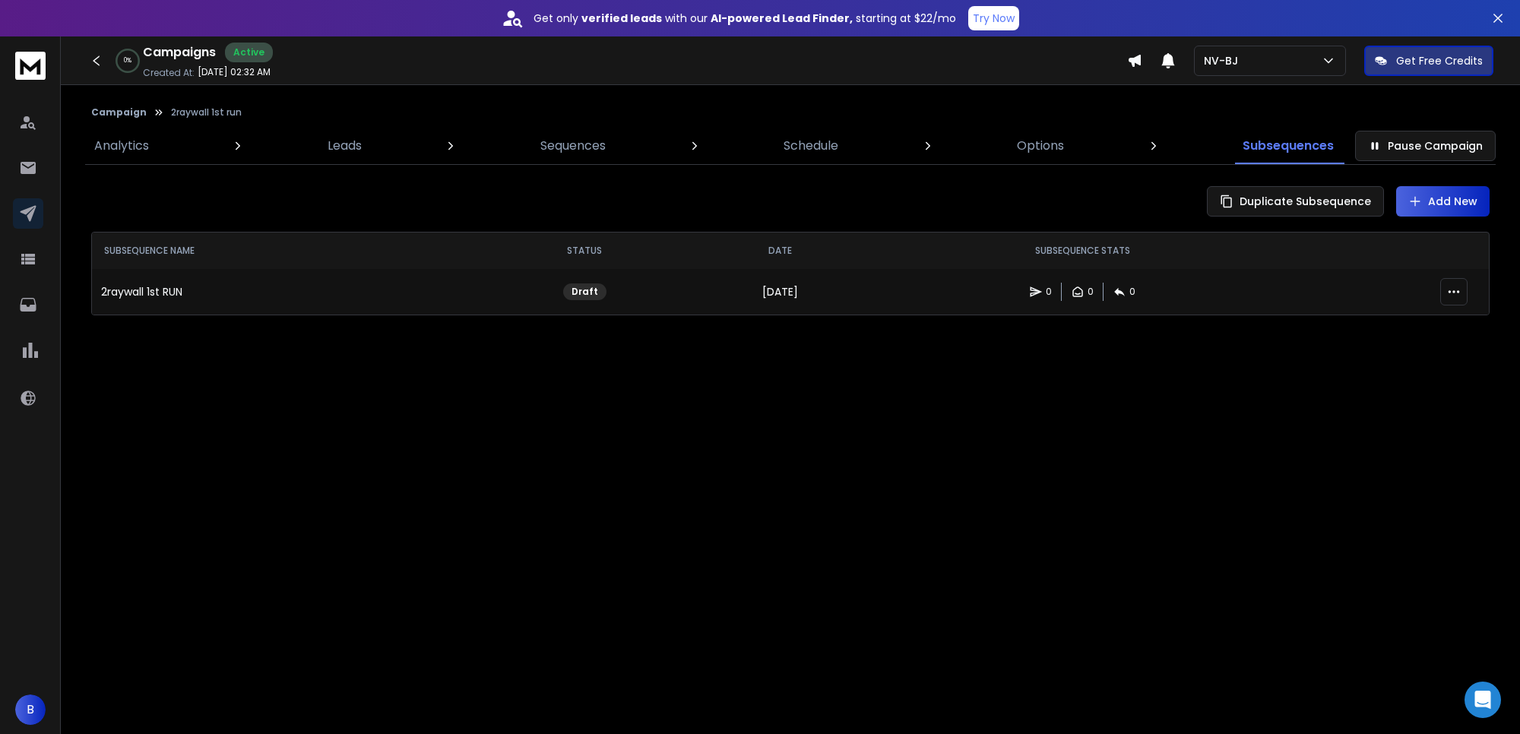
click at [787, 302] on td "[DATE]" at bounding box center [779, 292] width 182 height 46
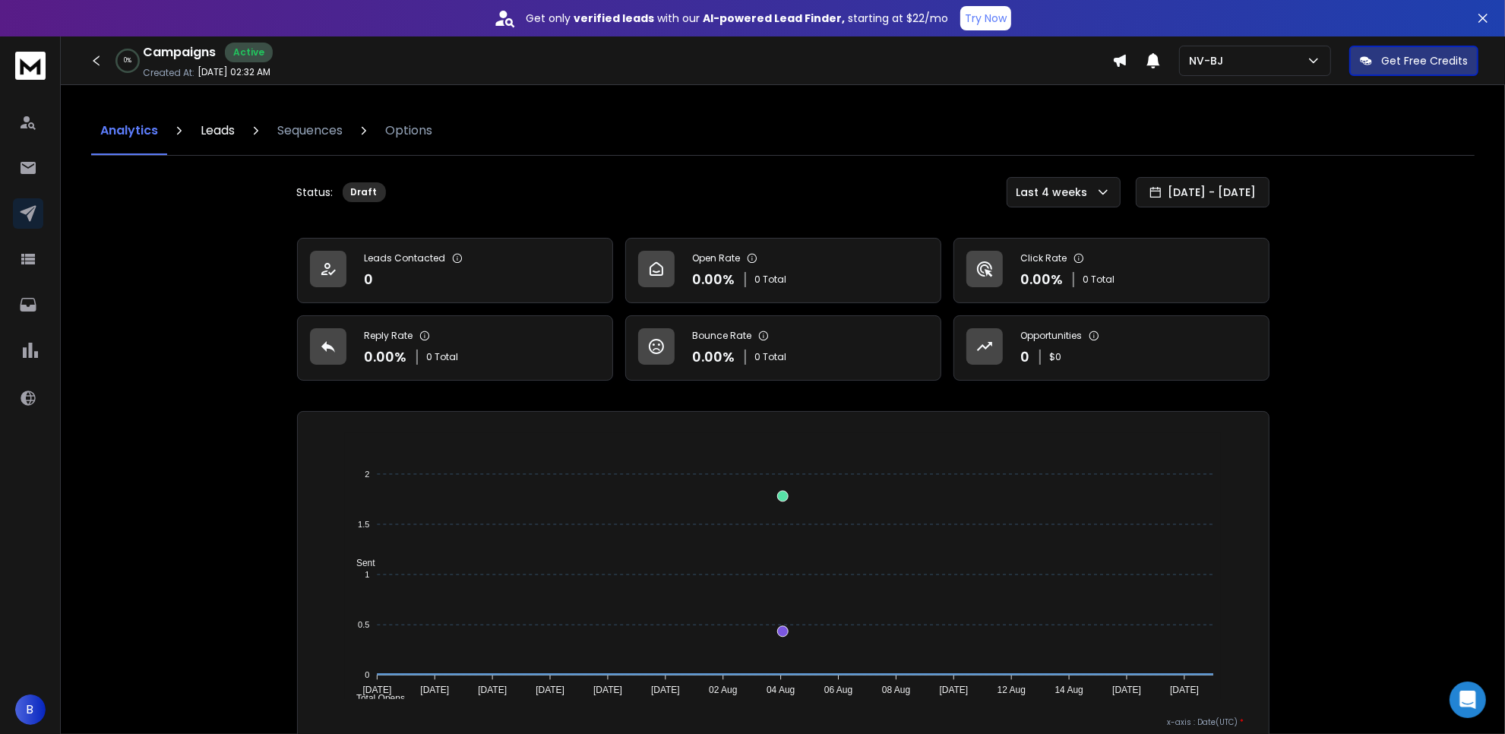
click at [202, 126] on p "Leads" at bounding box center [218, 131] width 34 height 18
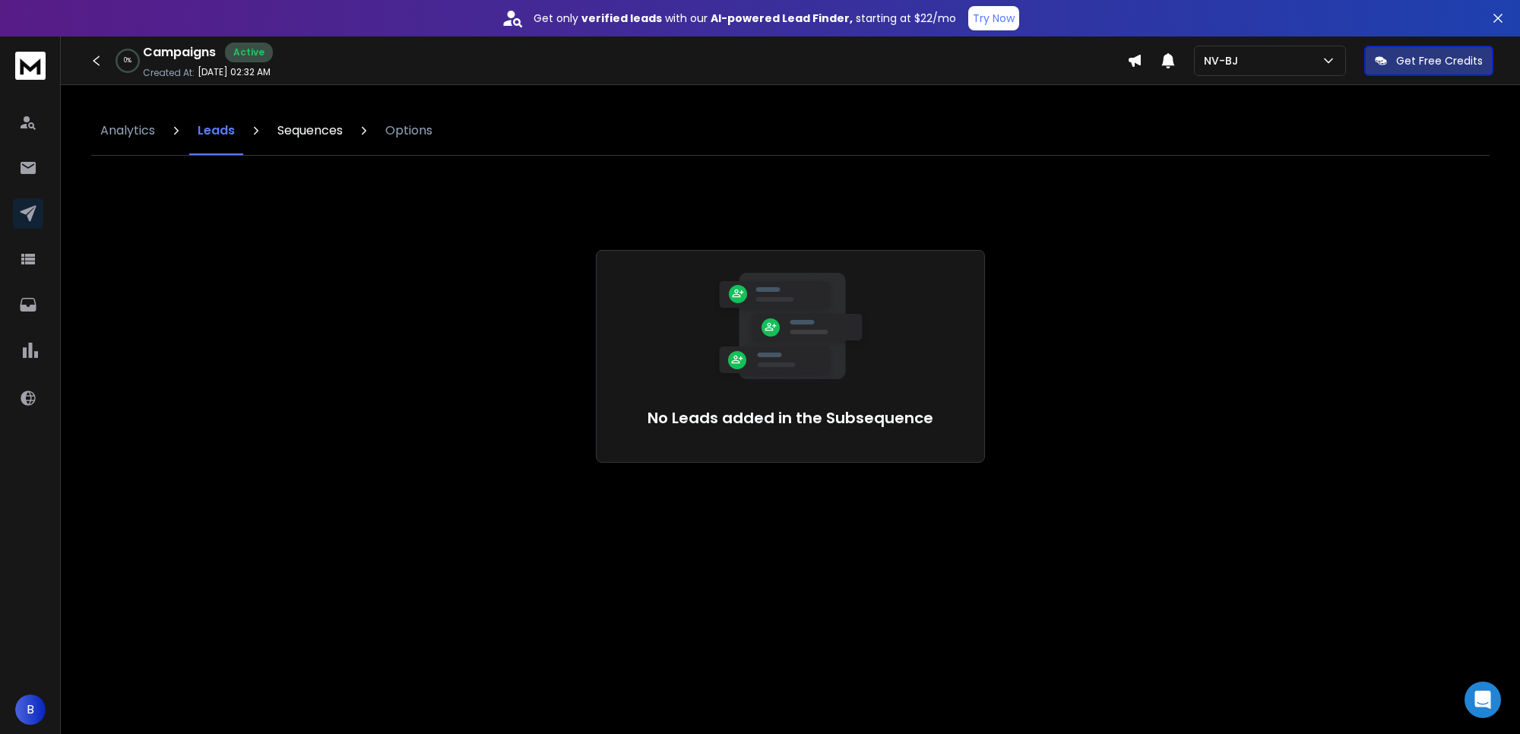
click at [302, 131] on p "Sequences" at bounding box center [309, 131] width 65 height 18
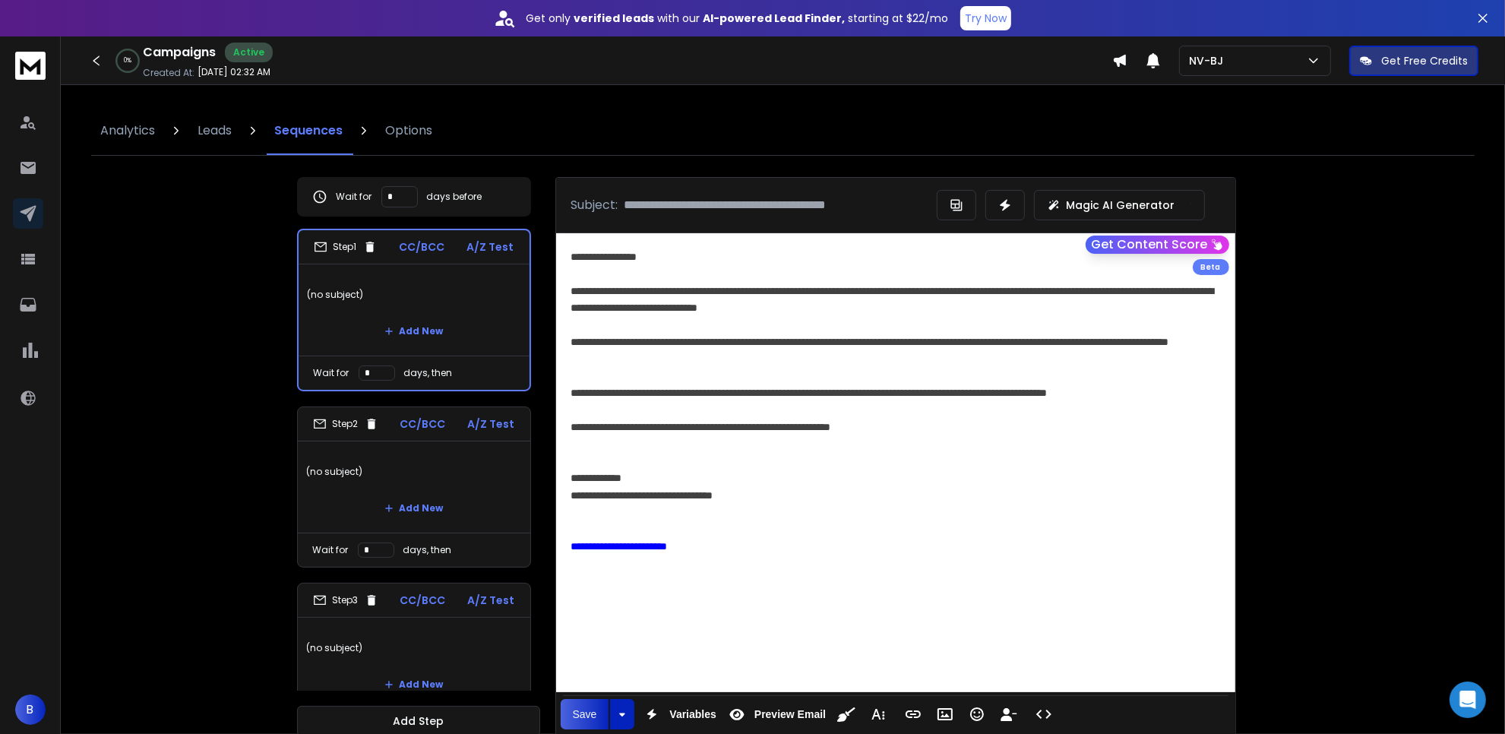
click at [494, 313] on p "(no subject)" at bounding box center [414, 295] width 213 height 43
click at [210, 74] on p "[DATE] 02:32 AM" at bounding box center [234, 72] width 73 height 12
click at [489, 487] on p "(no subject)" at bounding box center [414, 472] width 214 height 43
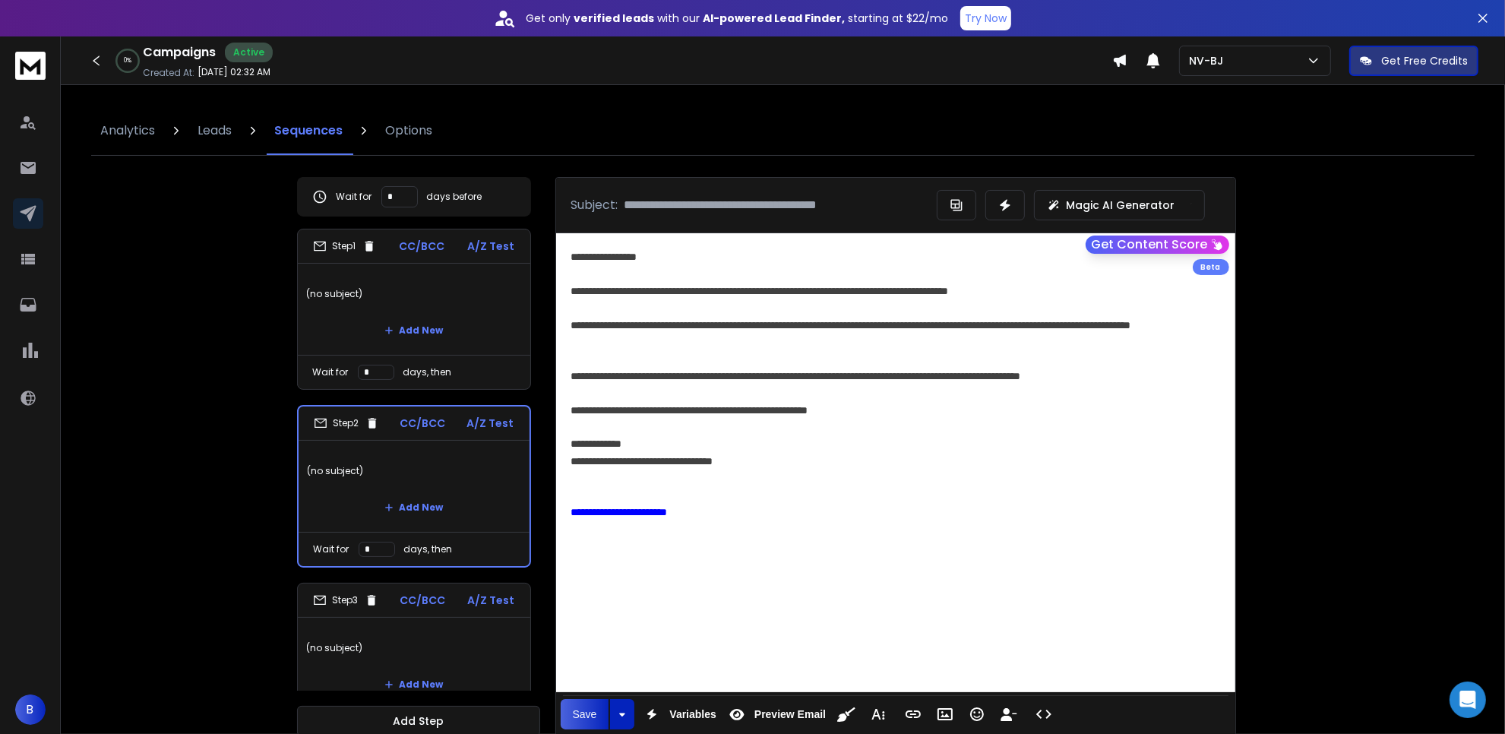
scroll to position [95, 0]
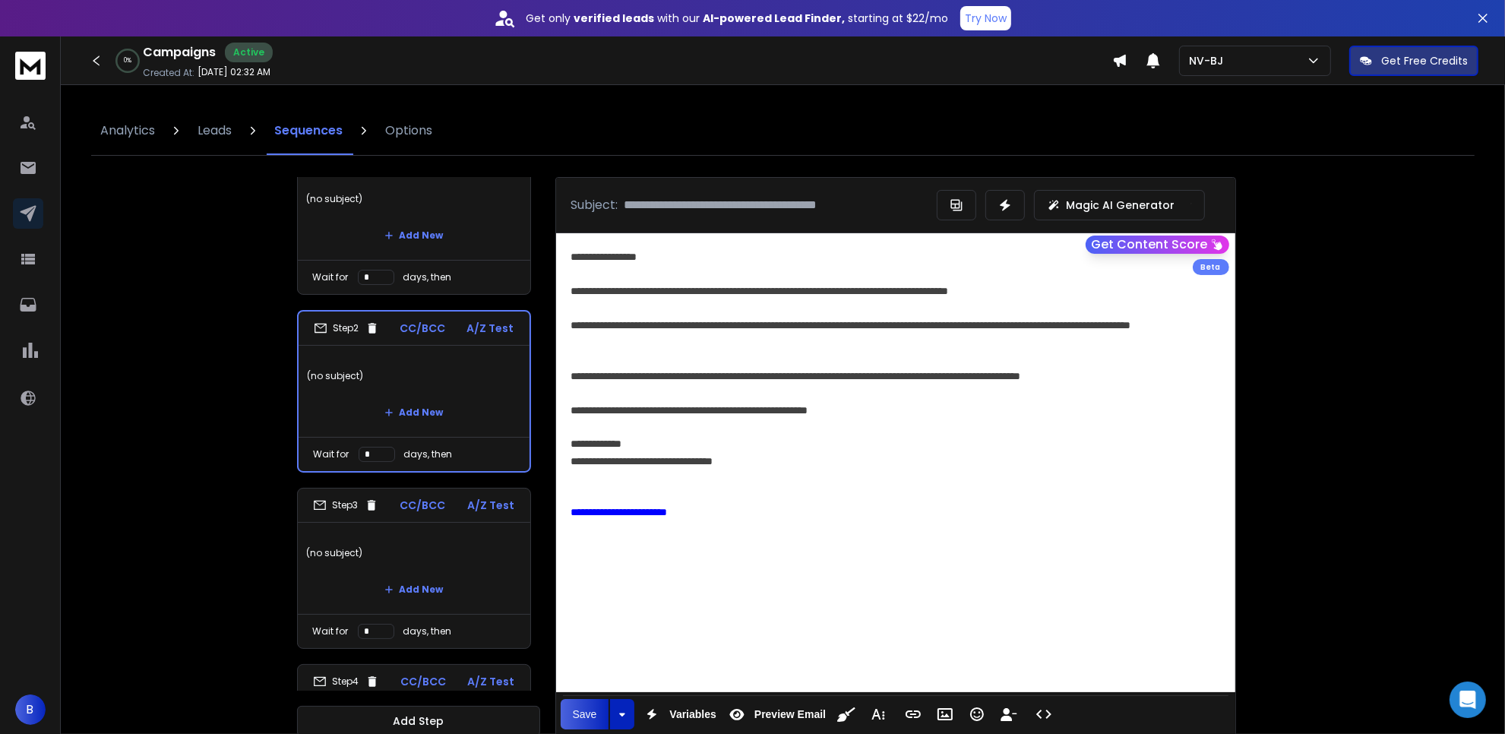
click at [484, 570] on p "(no subject)" at bounding box center [414, 553] width 214 height 43
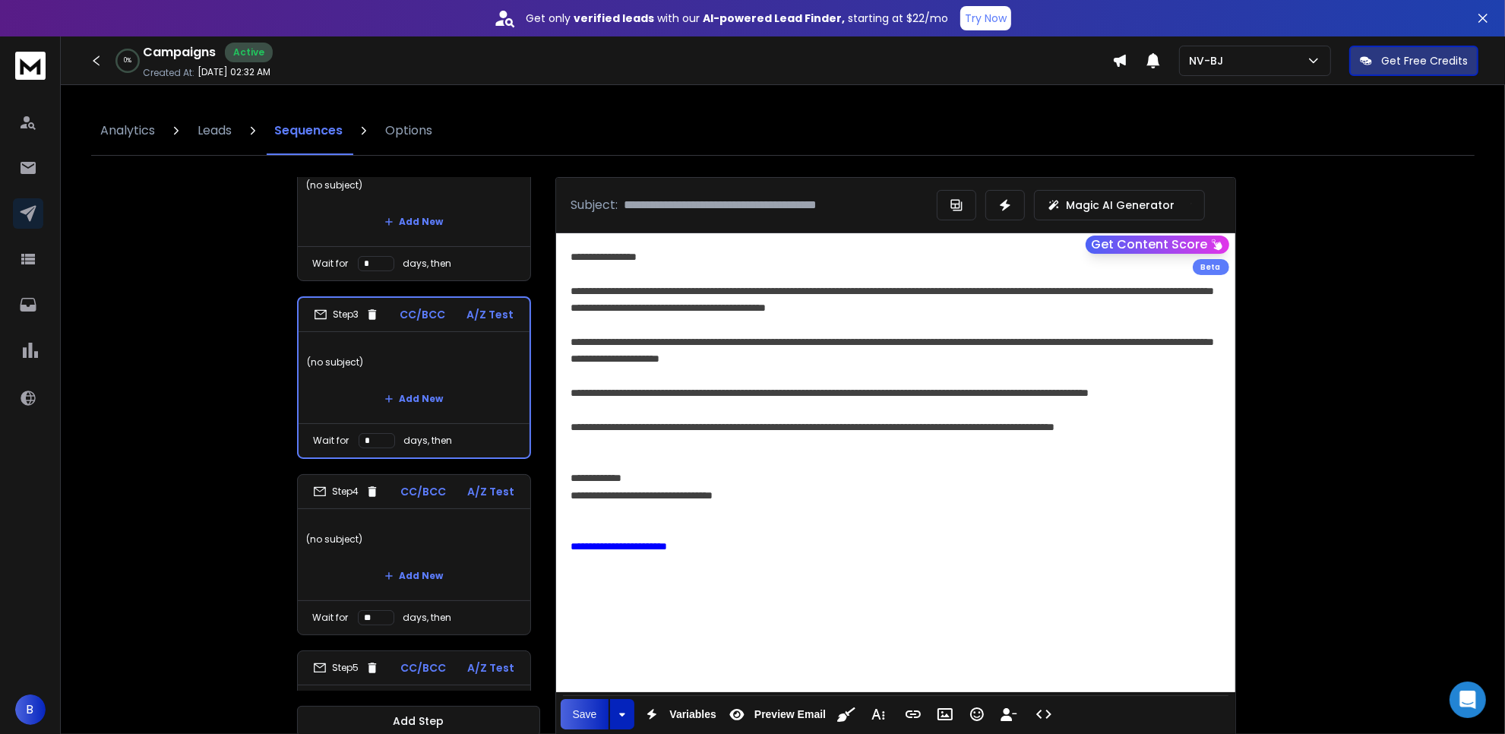
click at [481, 556] on p "(no subject)" at bounding box center [414, 539] width 214 height 43
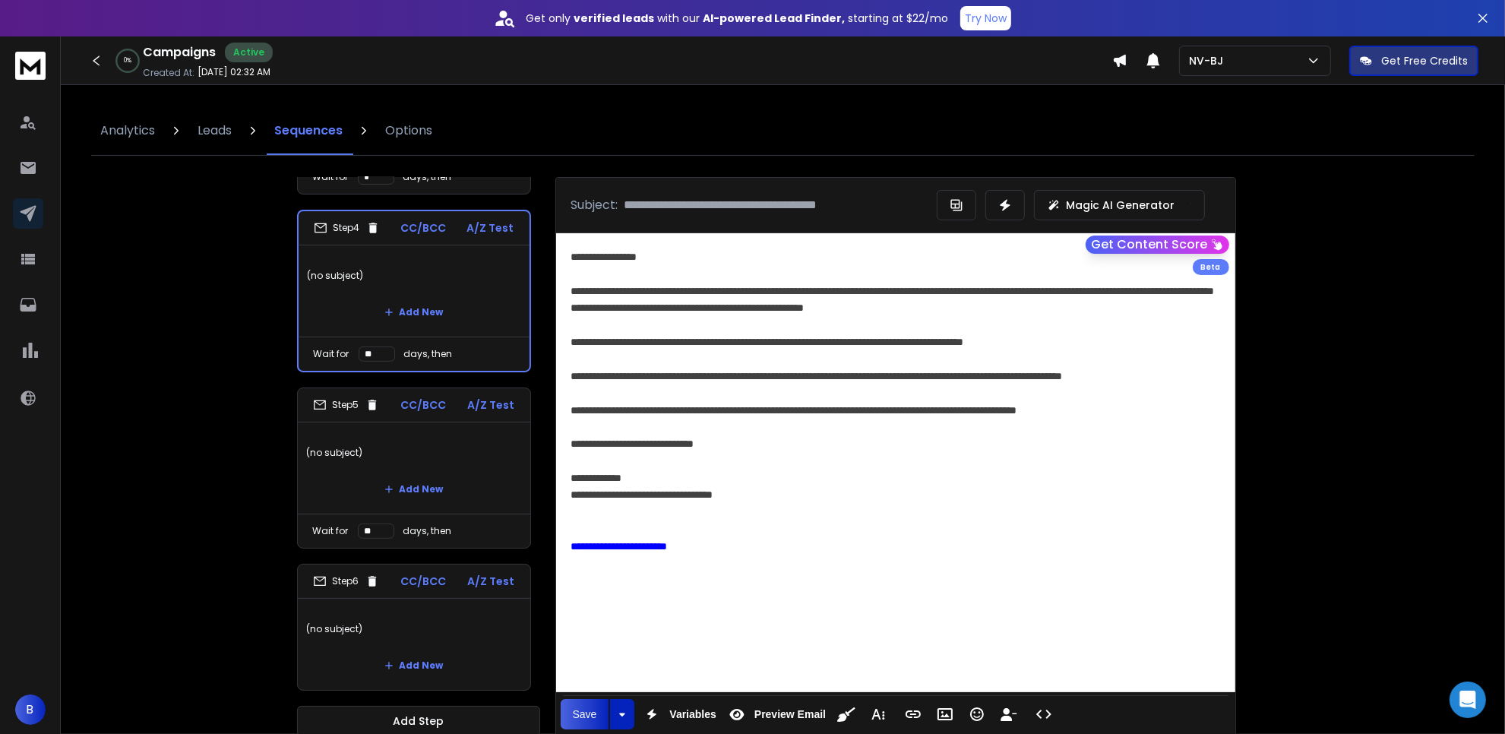
scroll to position [549, 0]
click at [492, 491] on div "Add New" at bounding box center [414, 489] width 214 height 30
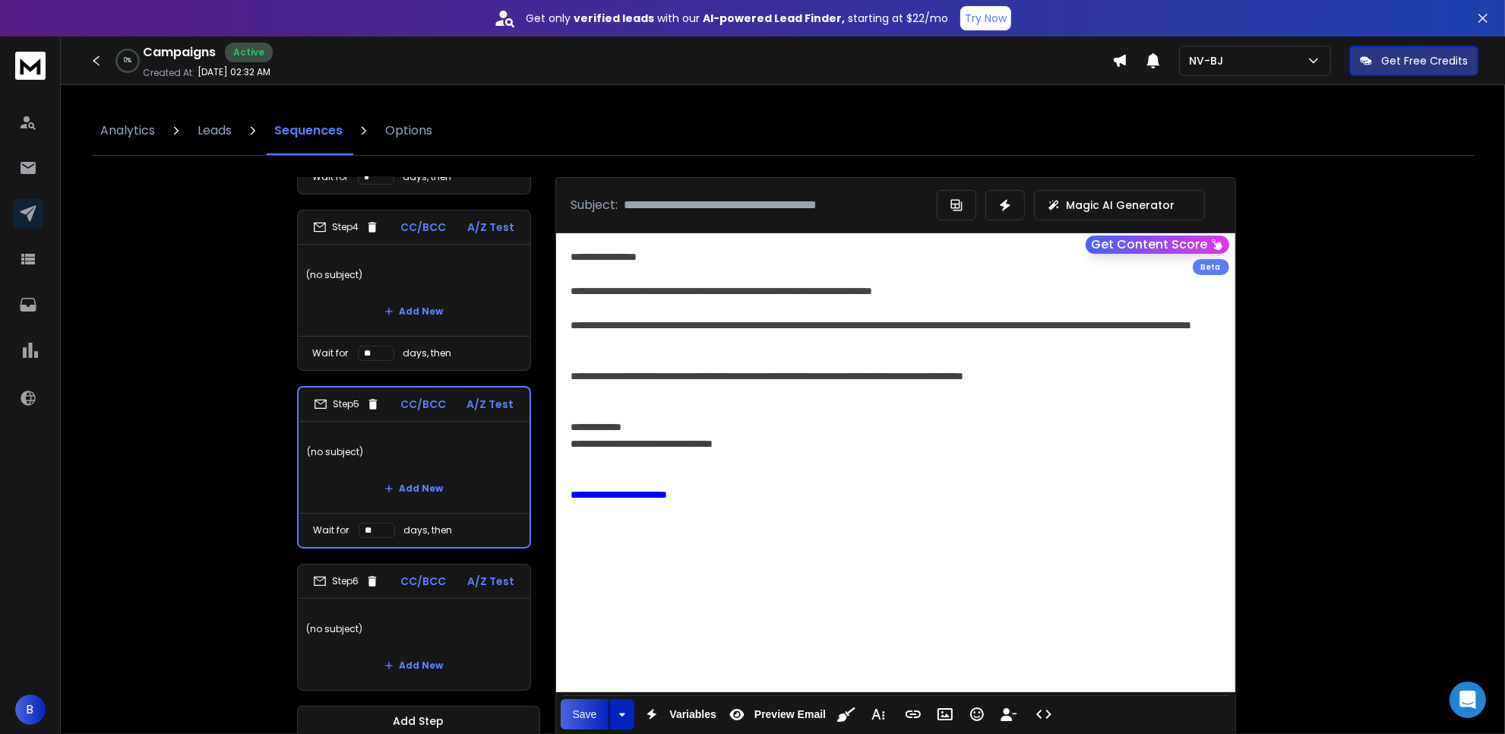
scroll to position [29, 0]
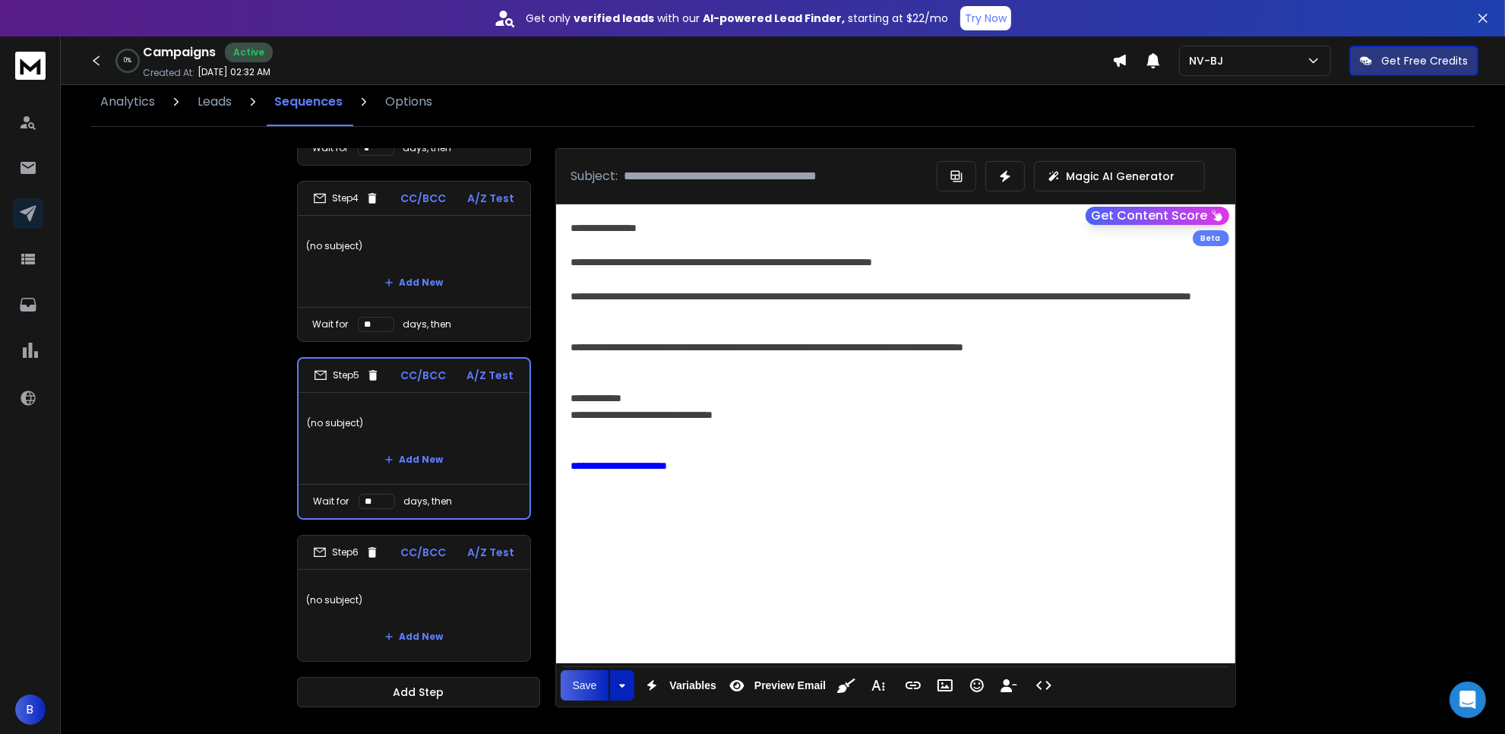
click at [476, 601] on p "(no subject)" at bounding box center [414, 600] width 214 height 43
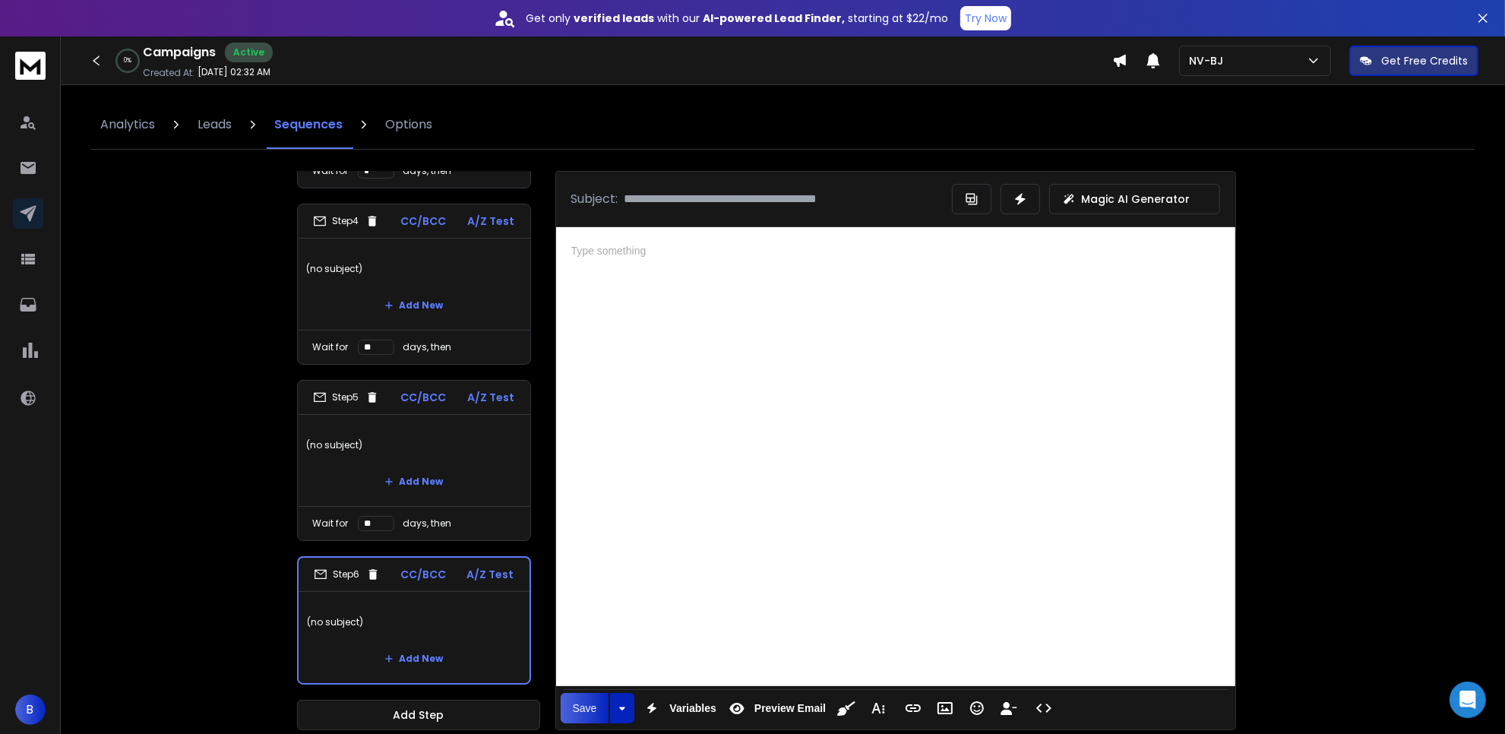
scroll to position [0, 0]
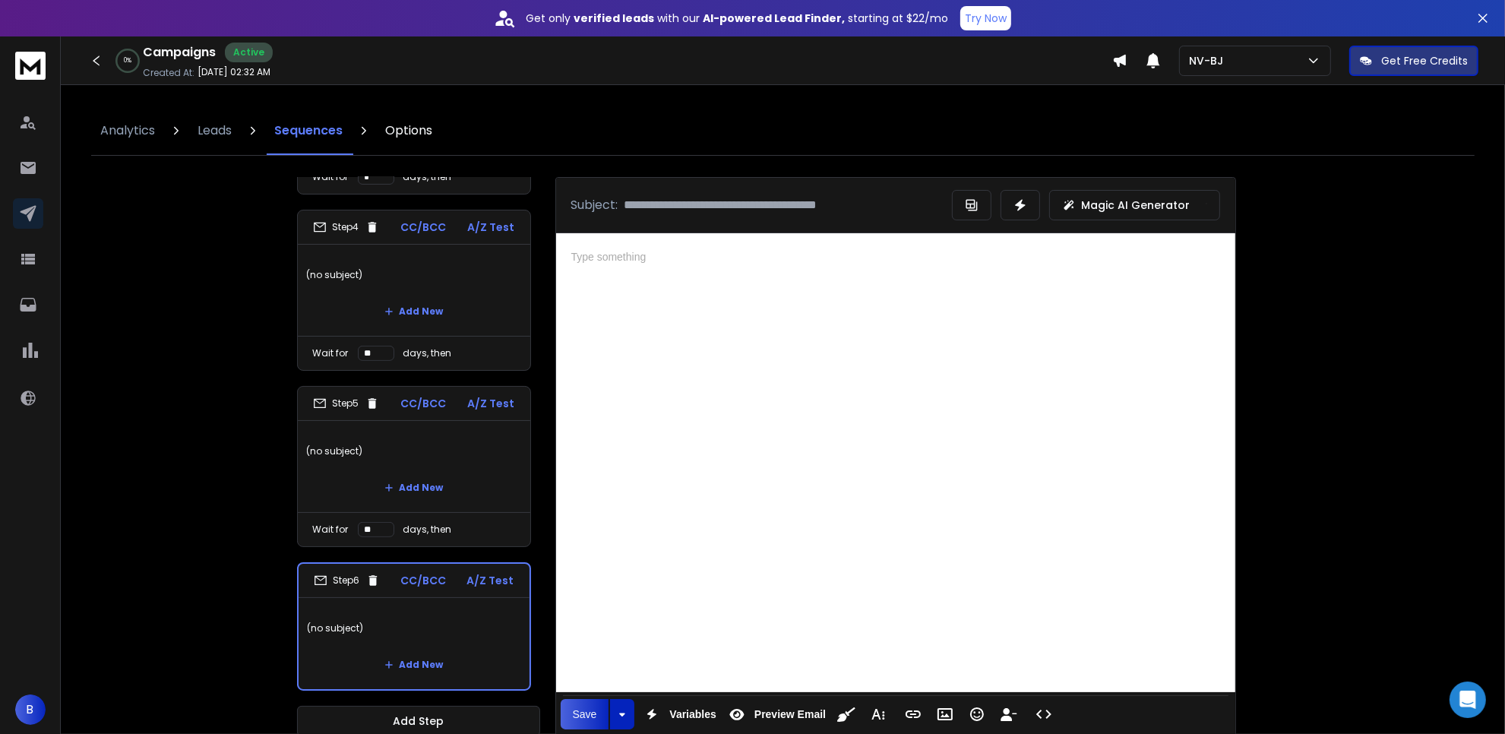
click at [423, 125] on p "Options" at bounding box center [408, 131] width 47 height 18
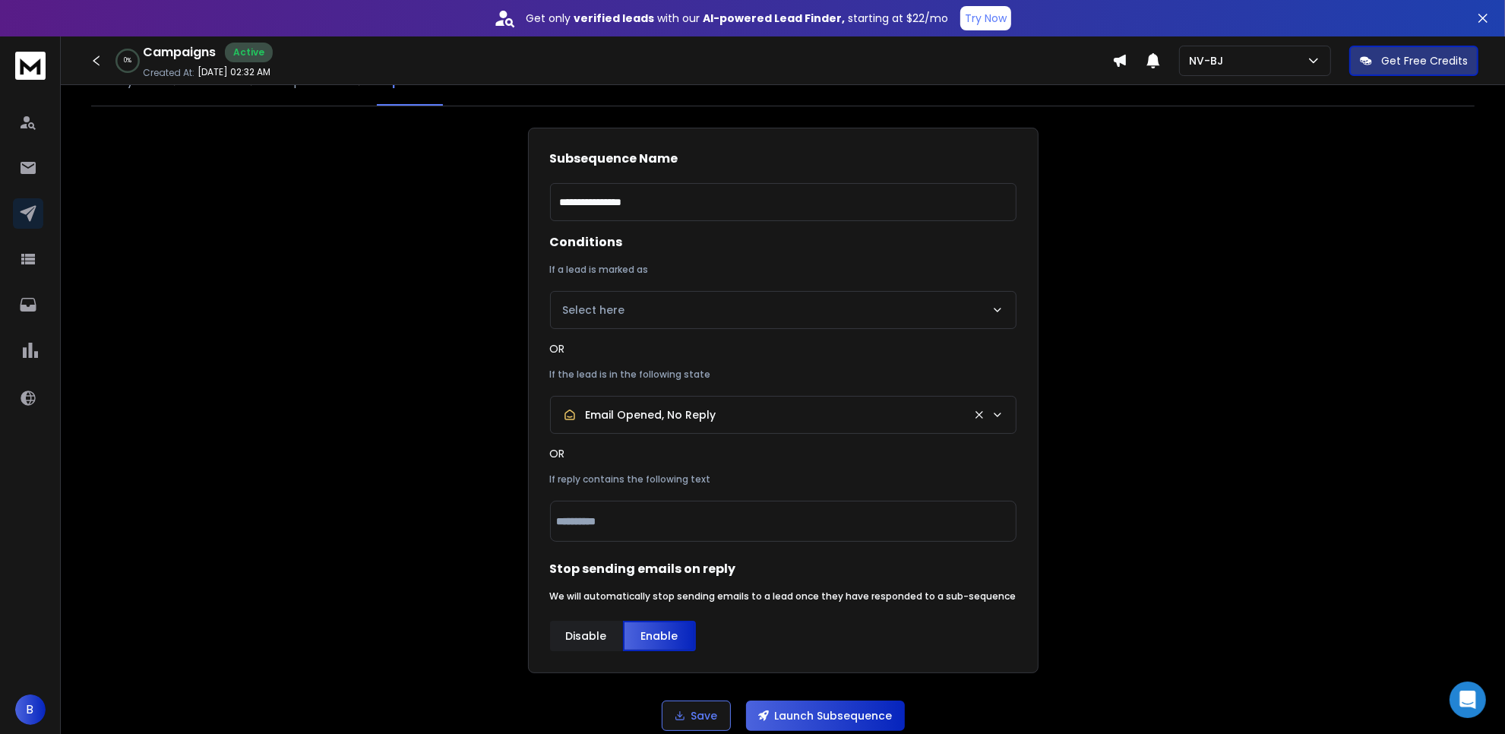
scroll to position [89, 0]
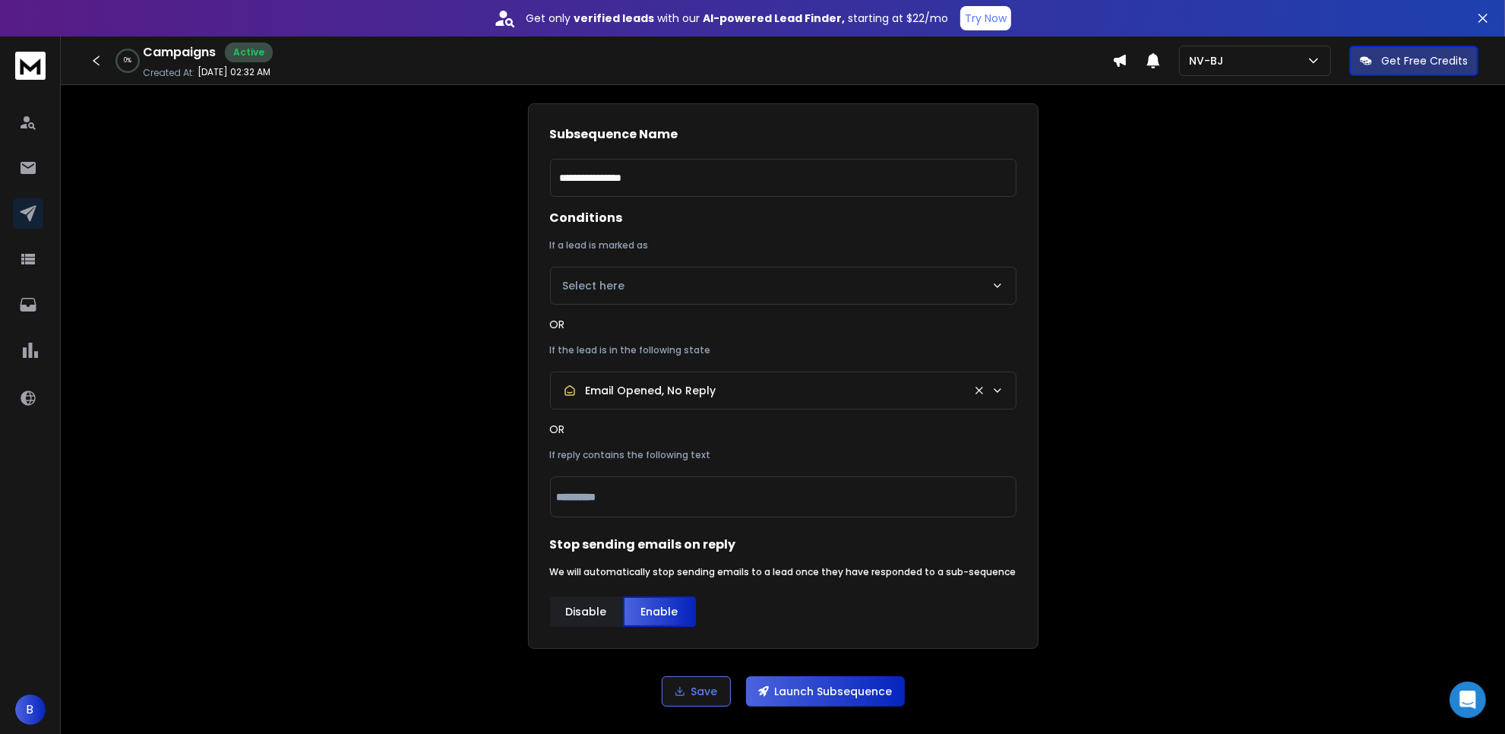
drag, startPoint x: 713, startPoint y: 688, endPoint x: 730, endPoint y: 689, distance: 17.5
click at [713, 689] on button "Save" at bounding box center [696, 691] width 69 height 30
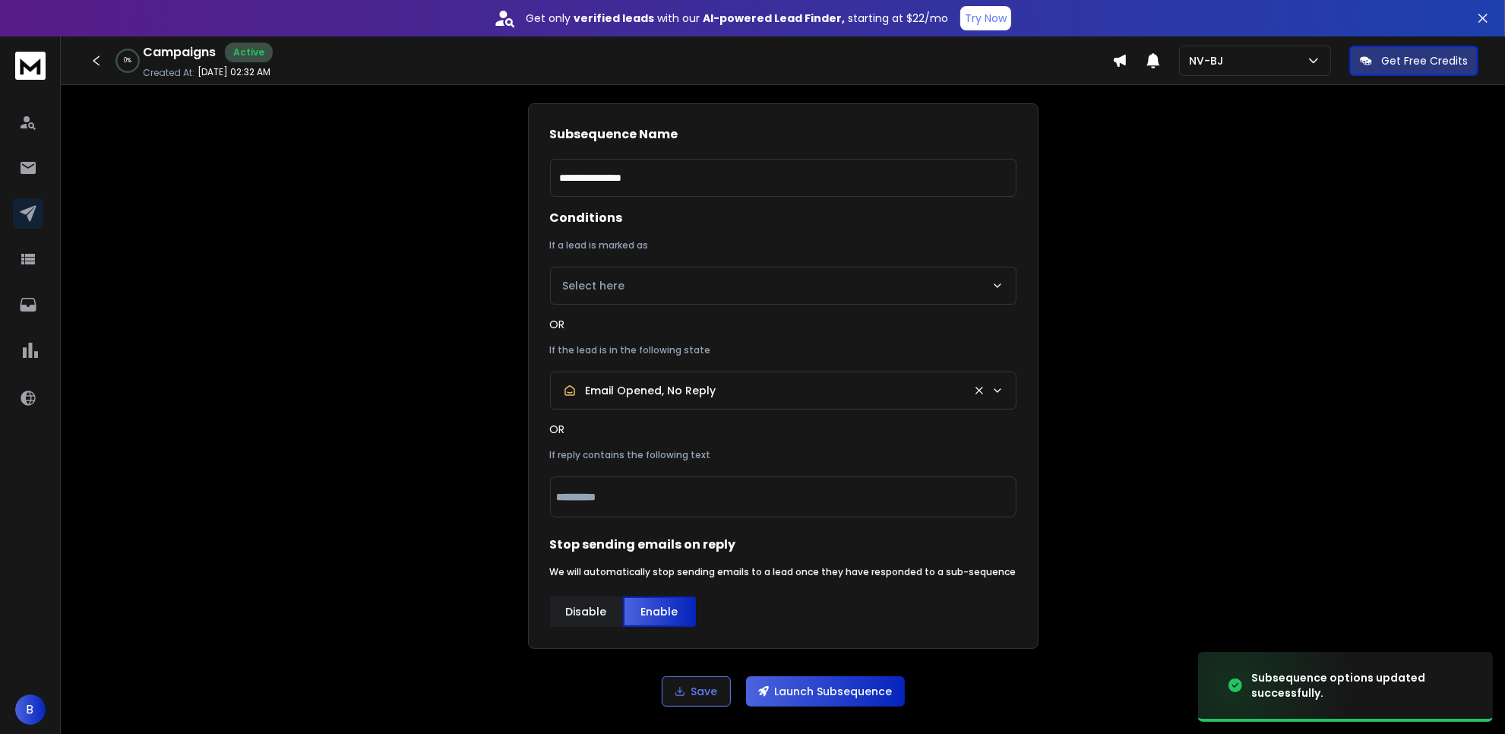
click at [799, 688] on button "Launch Subsequence" at bounding box center [825, 691] width 159 height 30
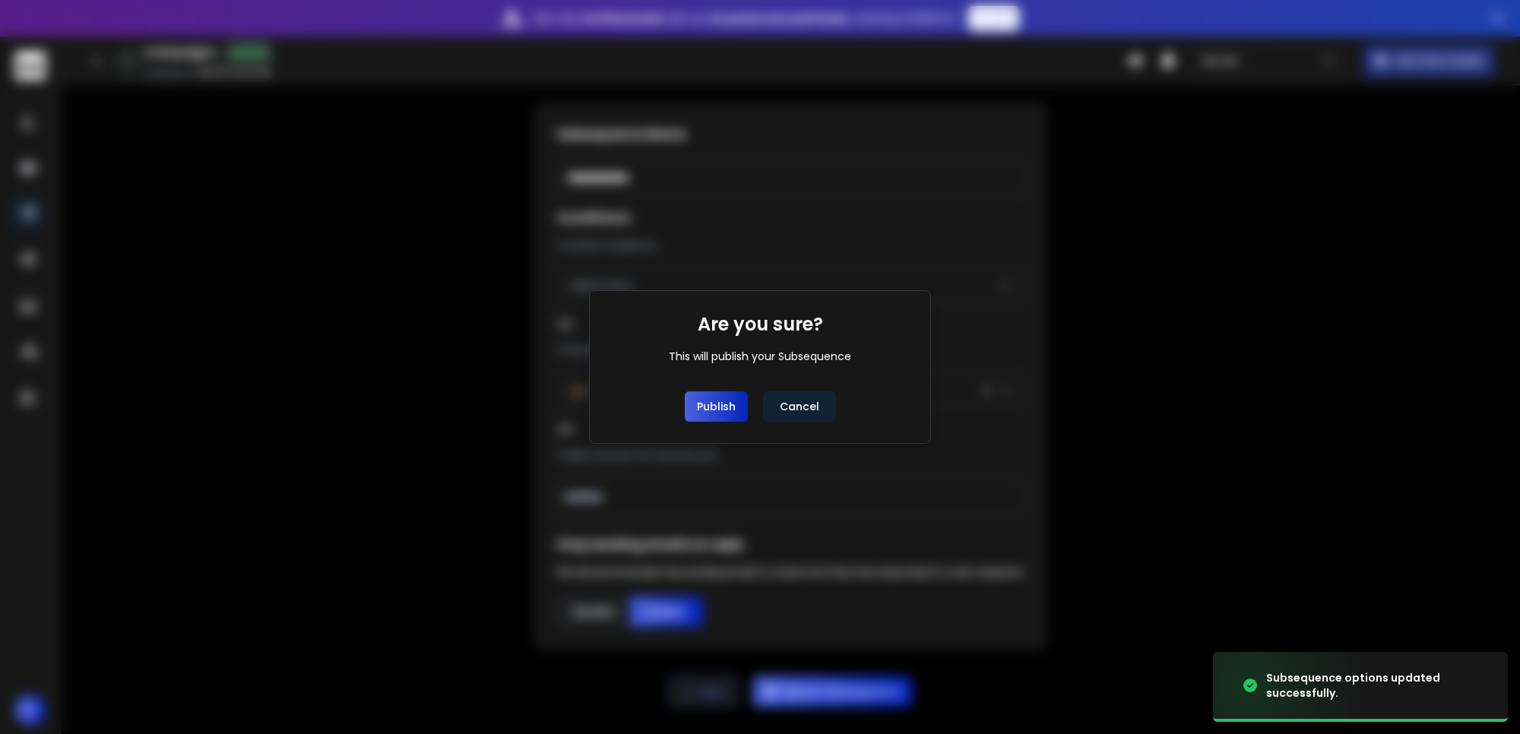
click at [701, 404] on button "Publish" at bounding box center [716, 406] width 63 height 30
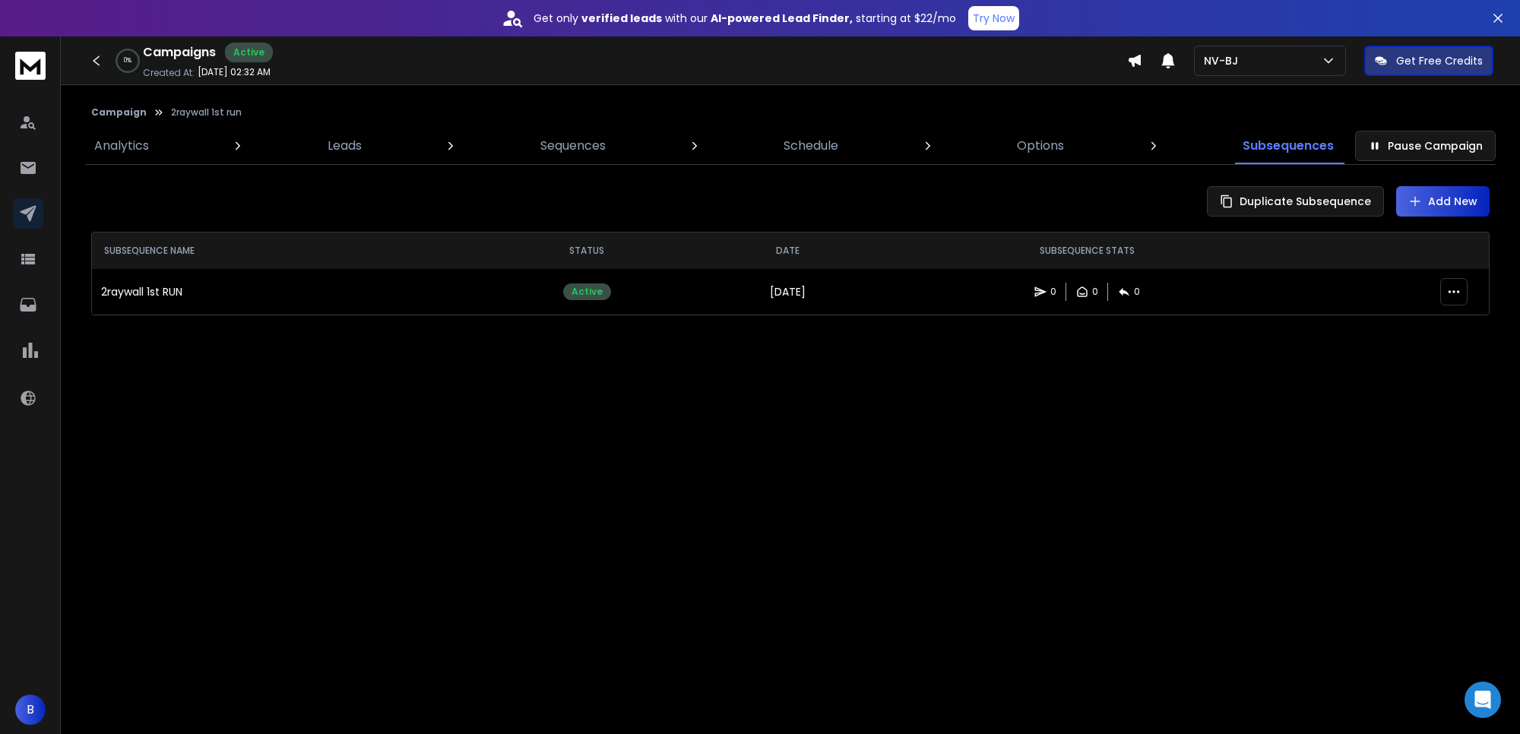
drag, startPoint x: 24, startPoint y: 195, endPoint x: 31, endPoint y: 206, distance: 13.3
click at [25, 195] on div at bounding box center [30, 258] width 35 height 321
click at [31, 207] on icon at bounding box center [28, 213] width 16 height 16
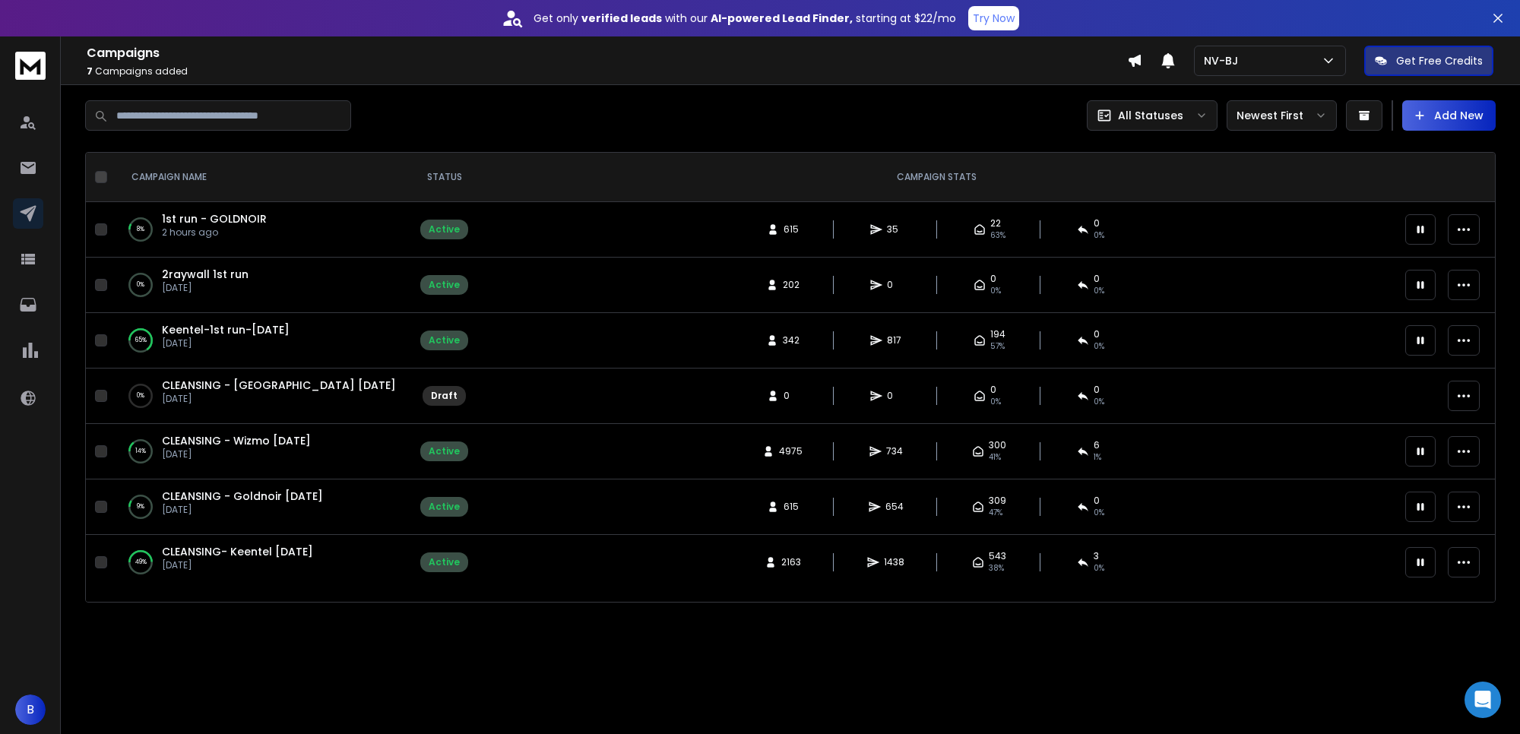
drag, startPoint x: 1426, startPoint y: 506, endPoint x: 1366, endPoint y: 498, distance: 59.9
click at [1425, 505] on button at bounding box center [1420, 507] width 30 height 30
click at [1417, 562] on icon at bounding box center [1420, 563] width 7 height 8
click at [1469, 394] on button "button" at bounding box center [1464, 396] width 32 height 30
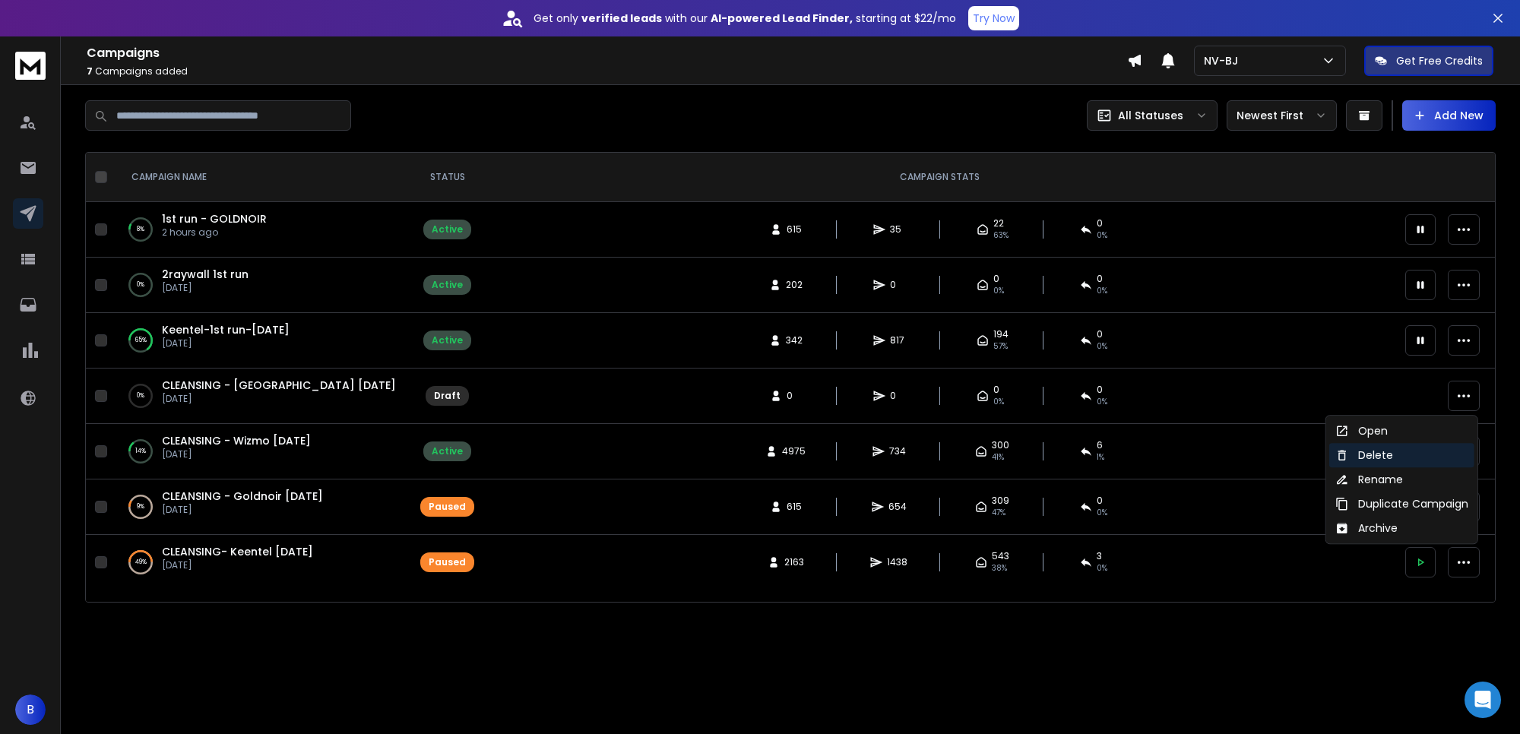
click at [1397, 461] on div "Delete" at bounding box center [1401, 455] width 145 height 24
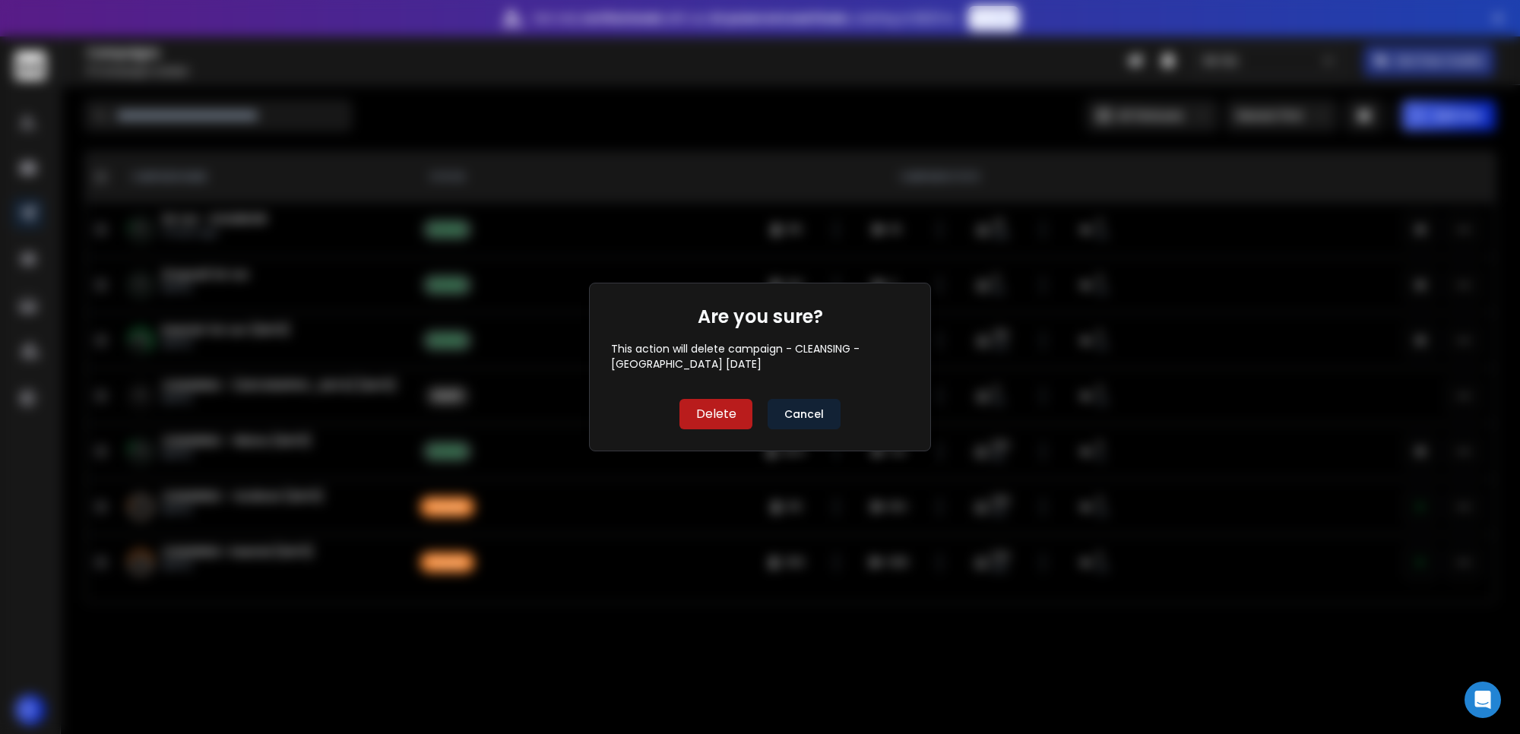
click at [719, 416] on button "Delete" at bounding box center [715, 414] width 73 height 30
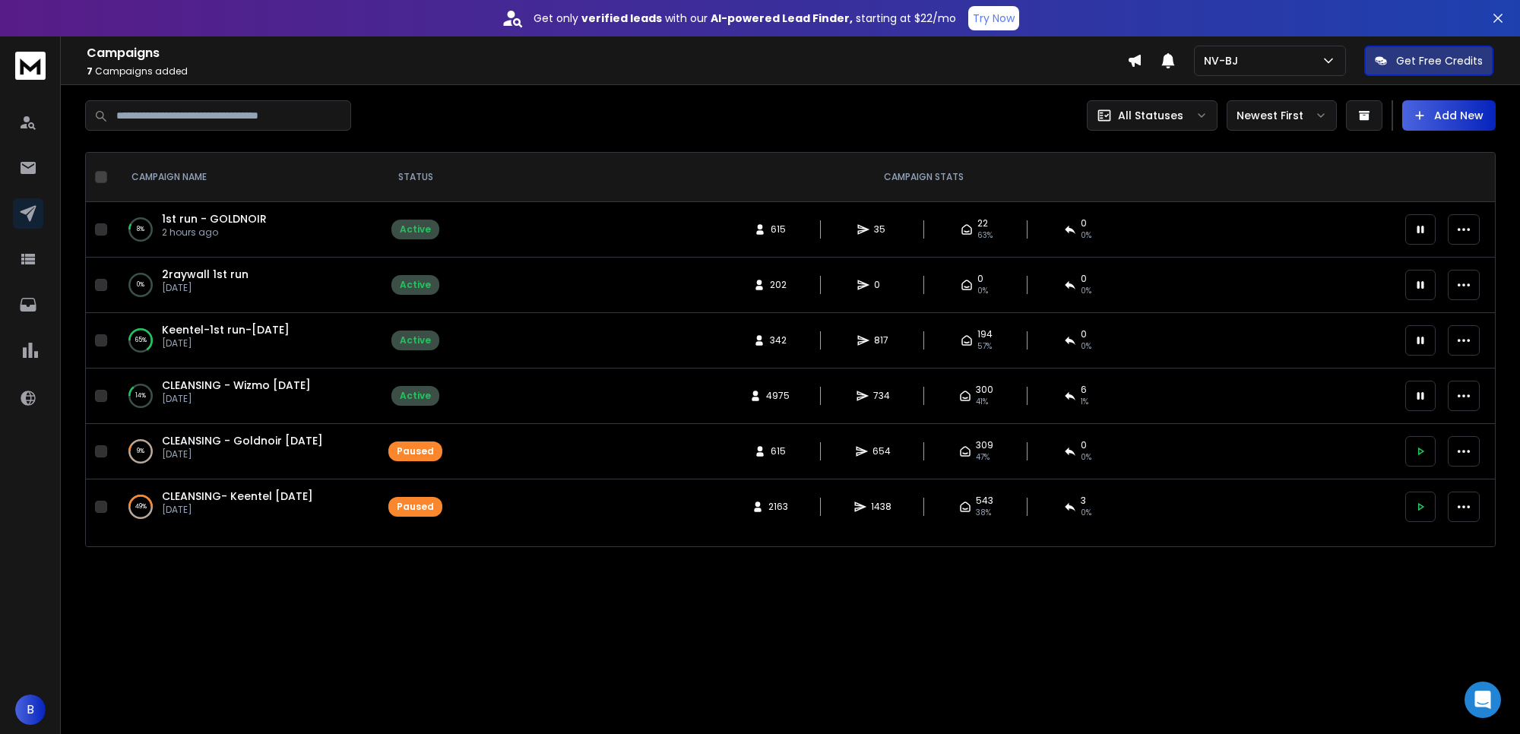
click at [226, 282] on span "2raywall 1st run" at bounding box center [205, 274] width 87 height 15
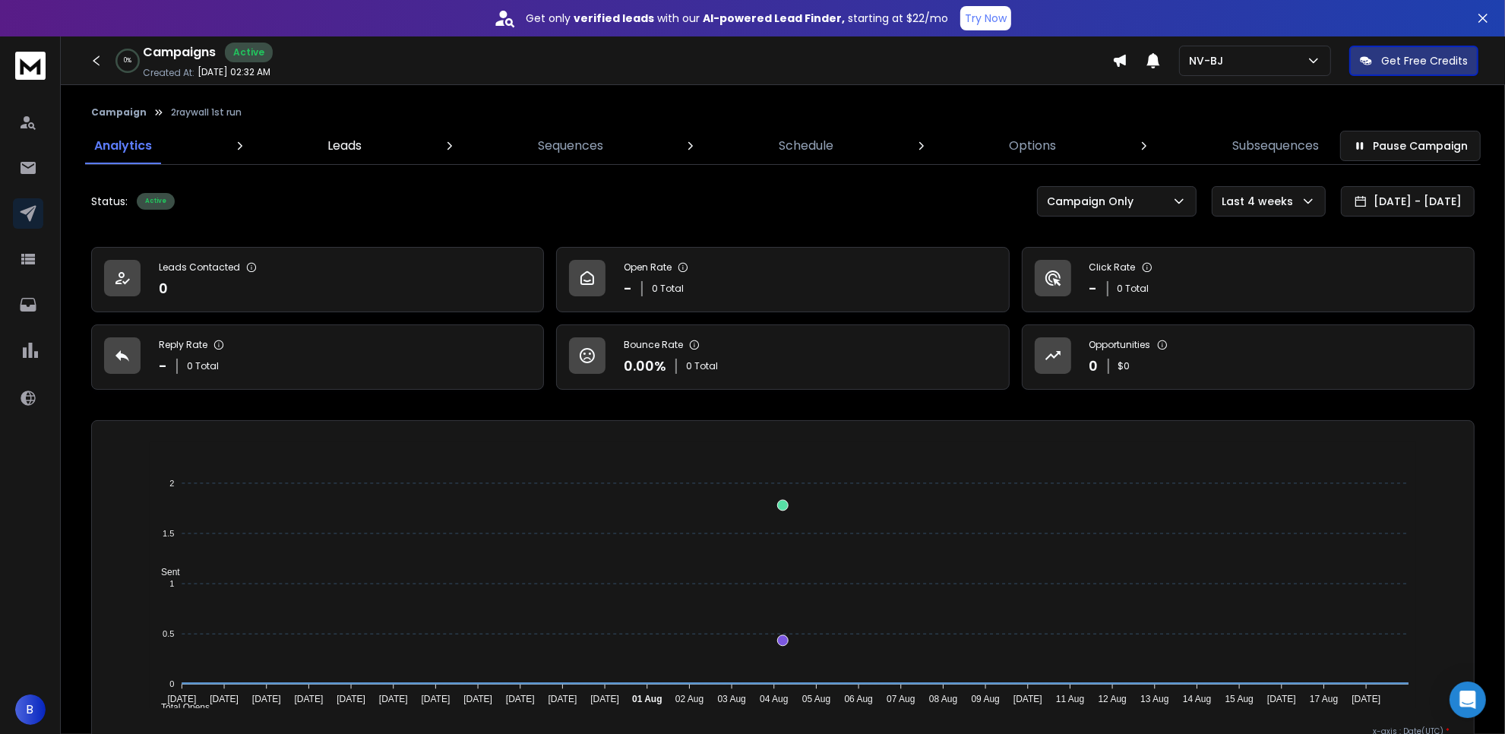
click at [342, 154] on p "Leads" at bounding box center [345, 146] width 34 height 18
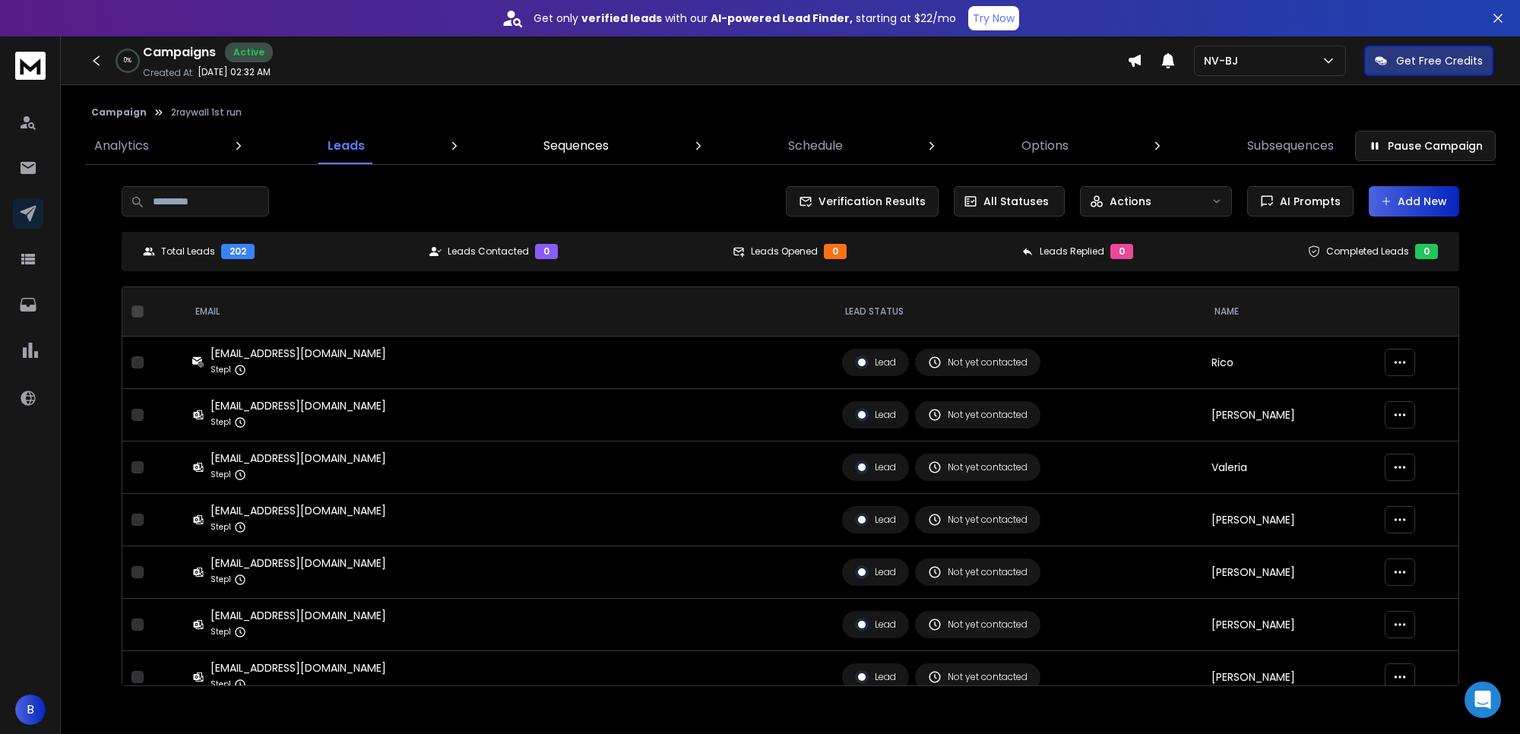
click at [565, 141] on p "Sequences" at bounding box center [575, 146] width 65 height 18
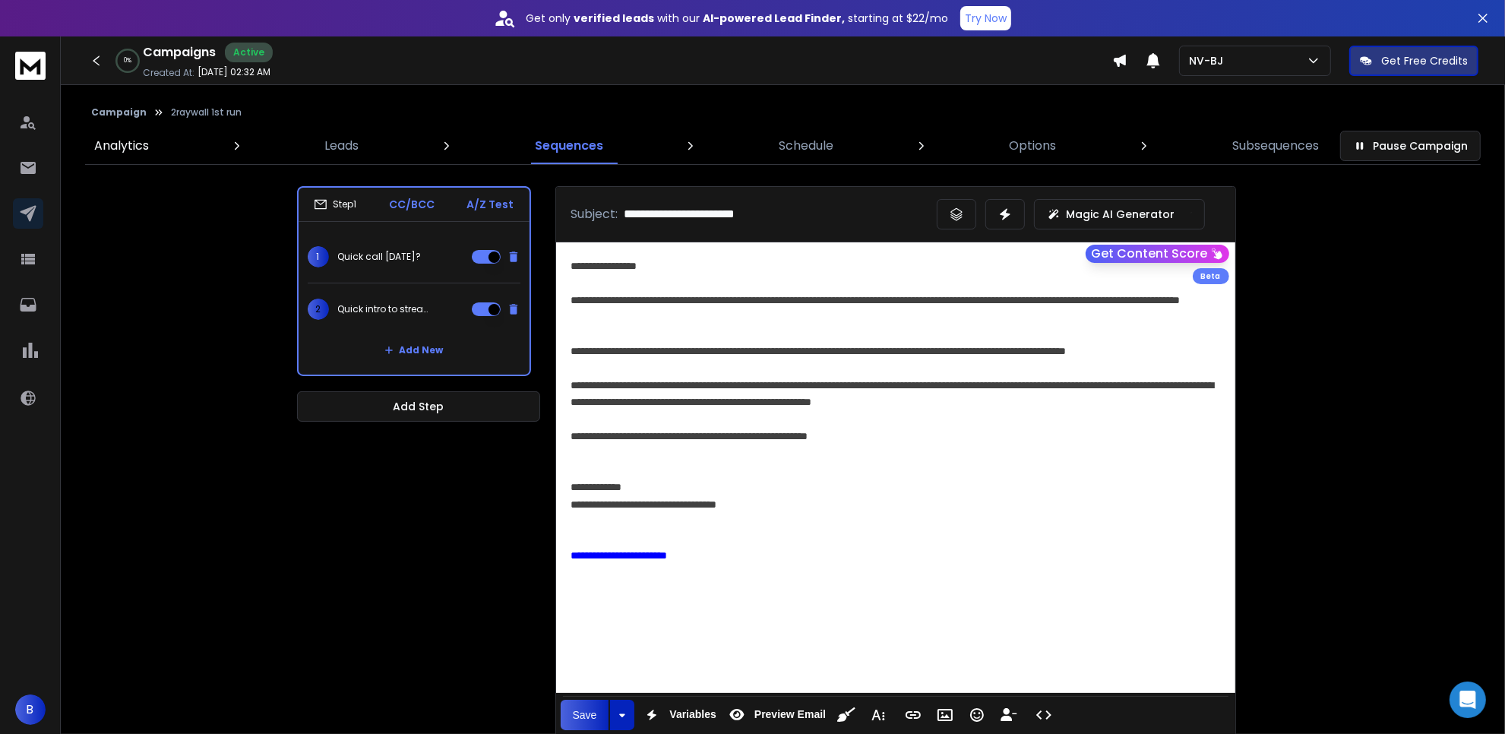
click at [124, 144] on p "Analytics" at bounding box center [121, 146] width 55 height 18
click at [28, 207] on icon at bounding box center [28, 213] width 18 height 18
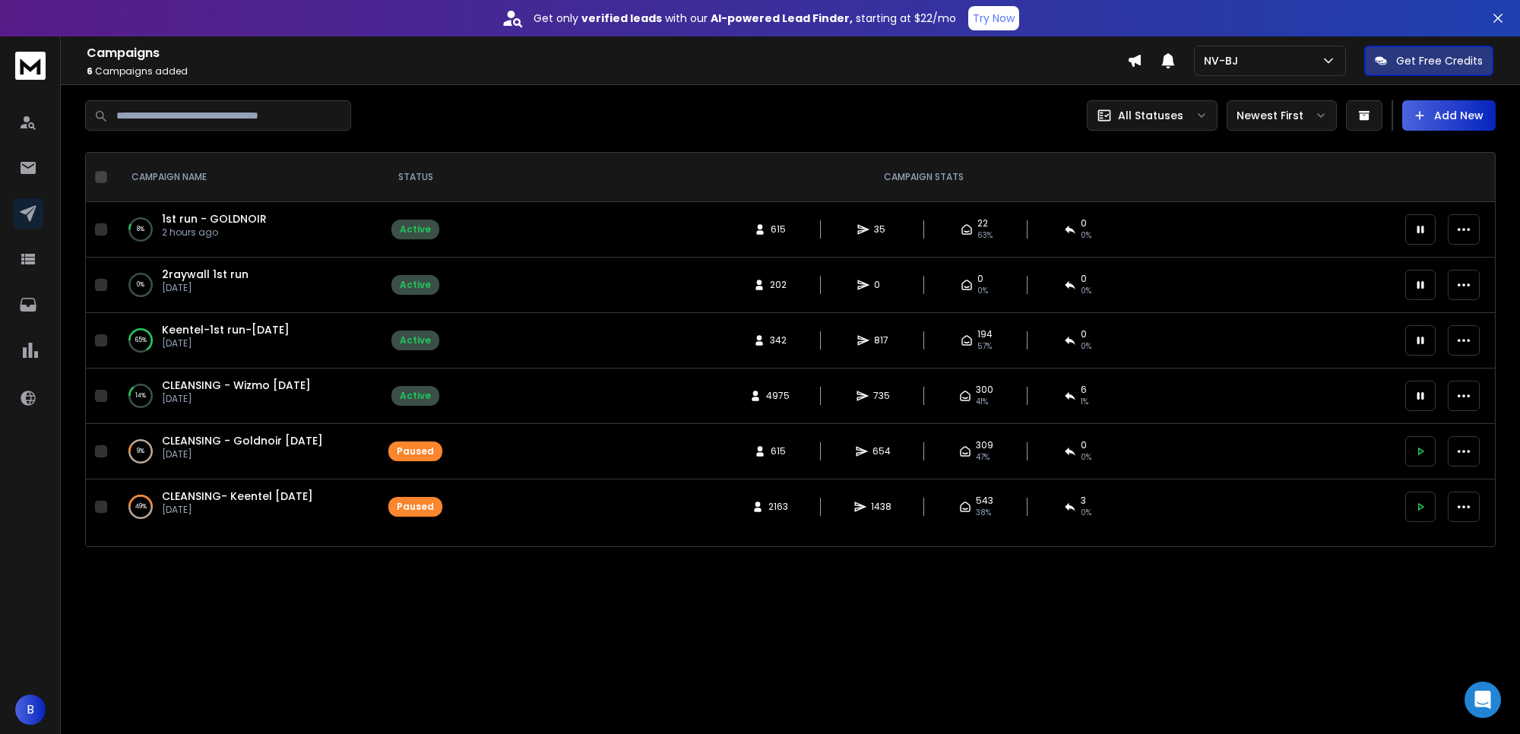
click at [206, 280] on span "2raywall 1st run" at bounding box center [205, 274] width 87 height 15
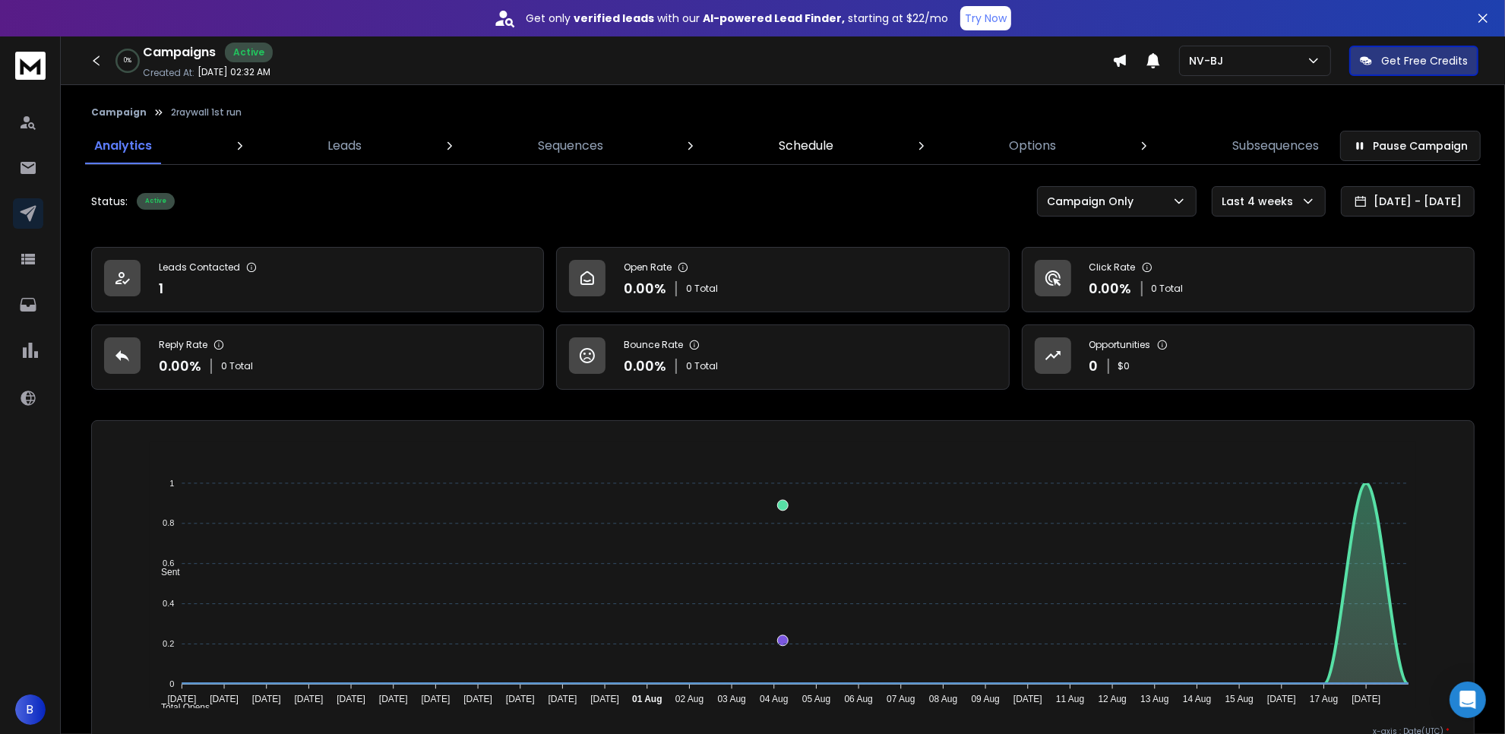
drag, startPoint x: 802, startPoint y: 142, endPoint x: 811, endPoint y: 142, distance: 9.1
click at [802, 142] on p "Schedule" at bounding box center [806, 146] width 55 height 18
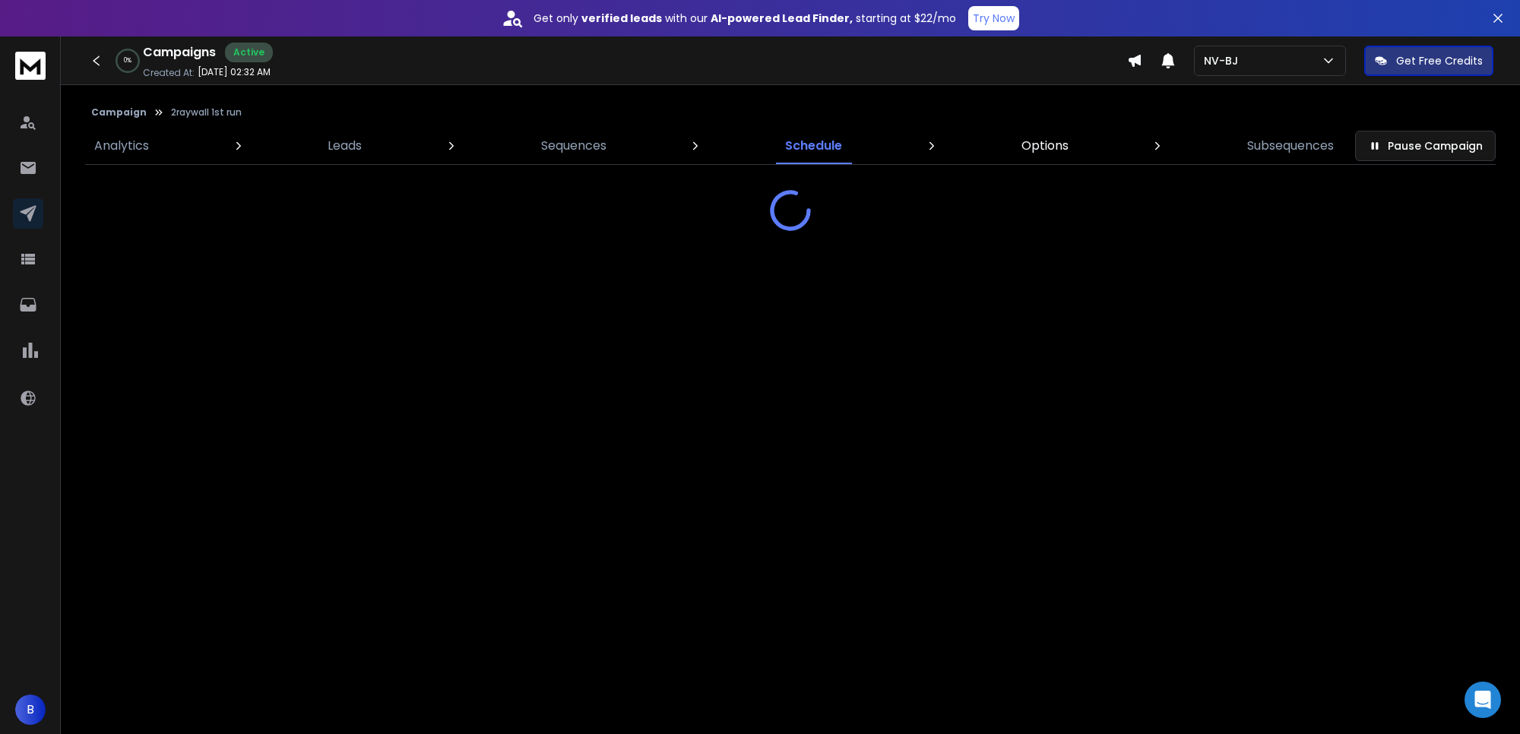
click at [1070, 141] on link "Options" at bounding box center [1044, 146] width 65 height 36
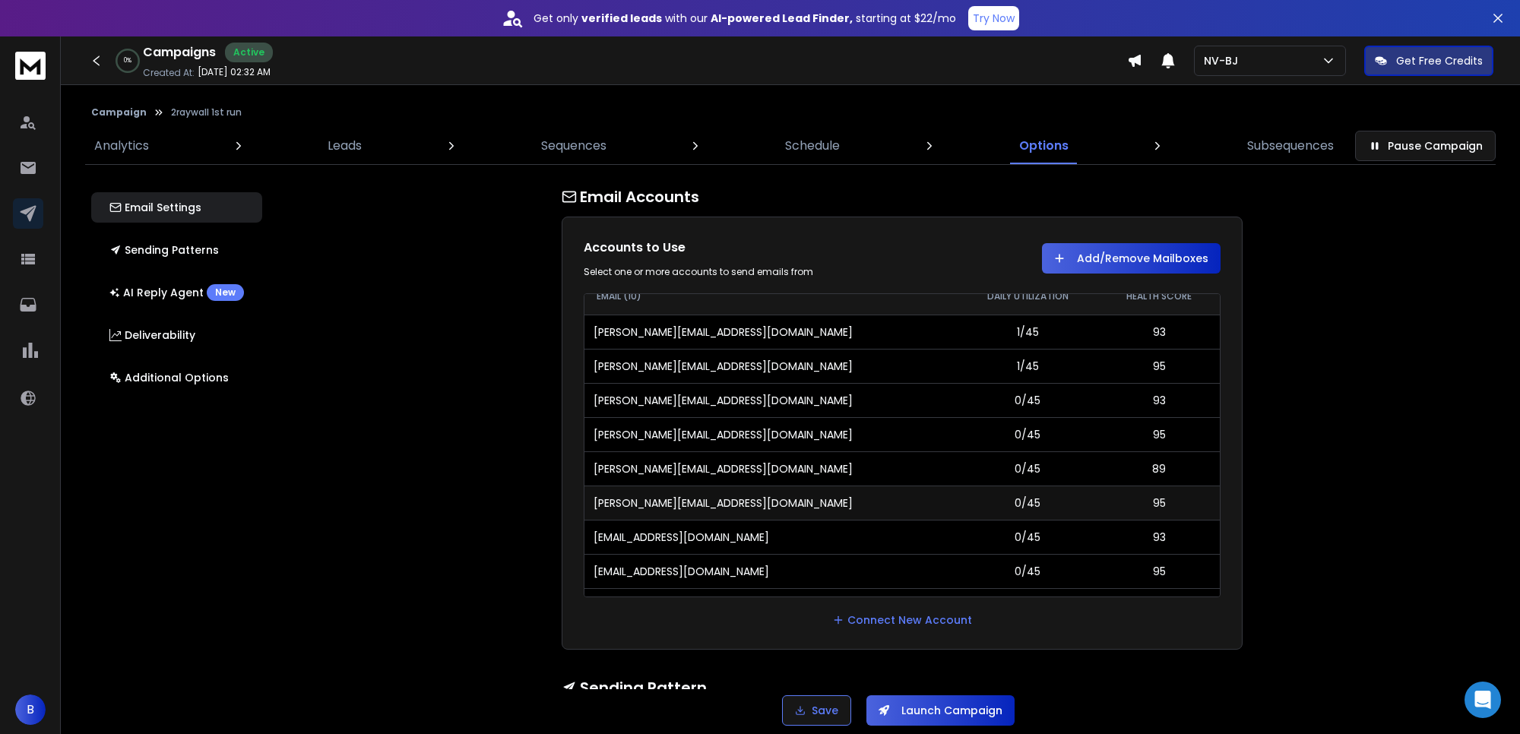
scroll to position [78, 0]
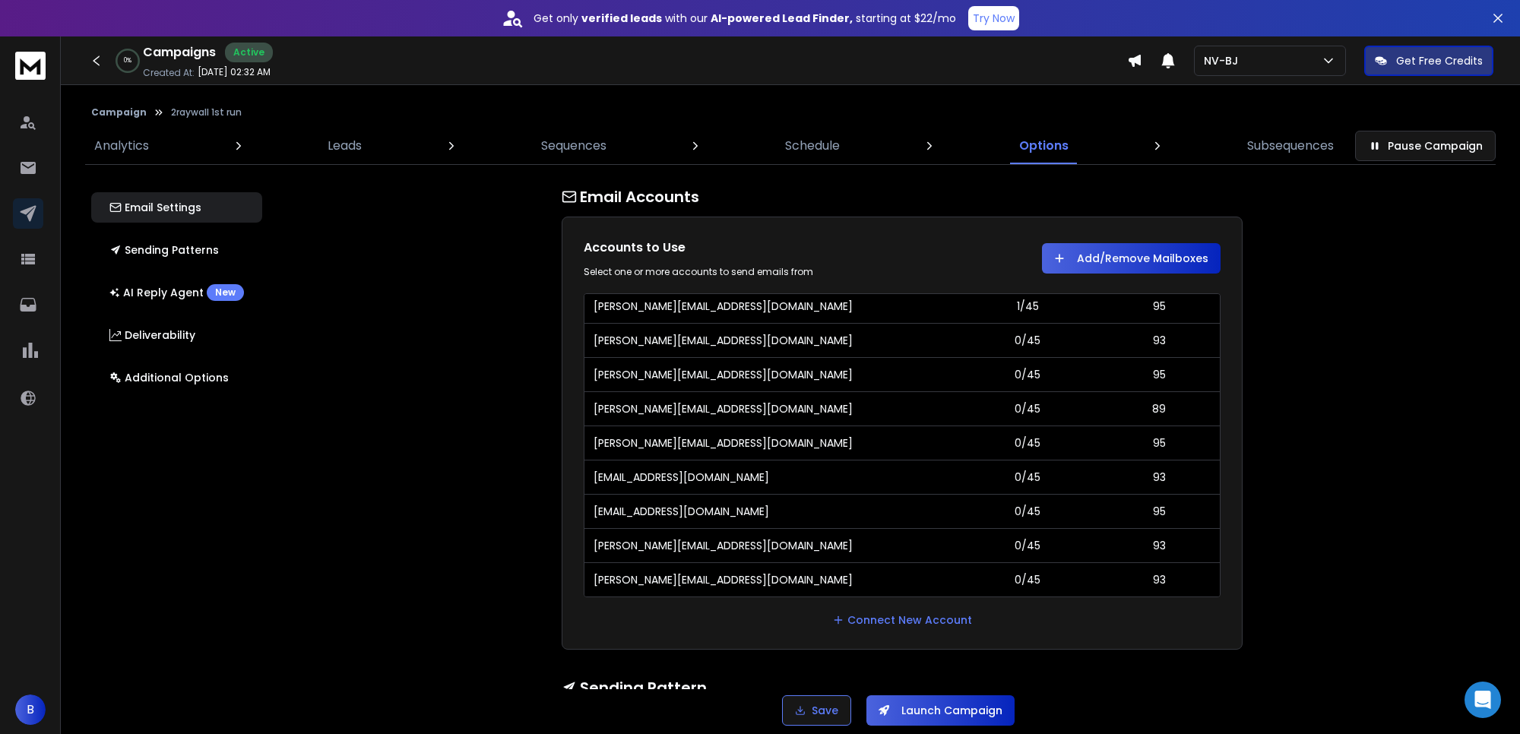
click at [941, 707] on button "Launch Campaign" at bounding box center [940, 710] width 148 height 30
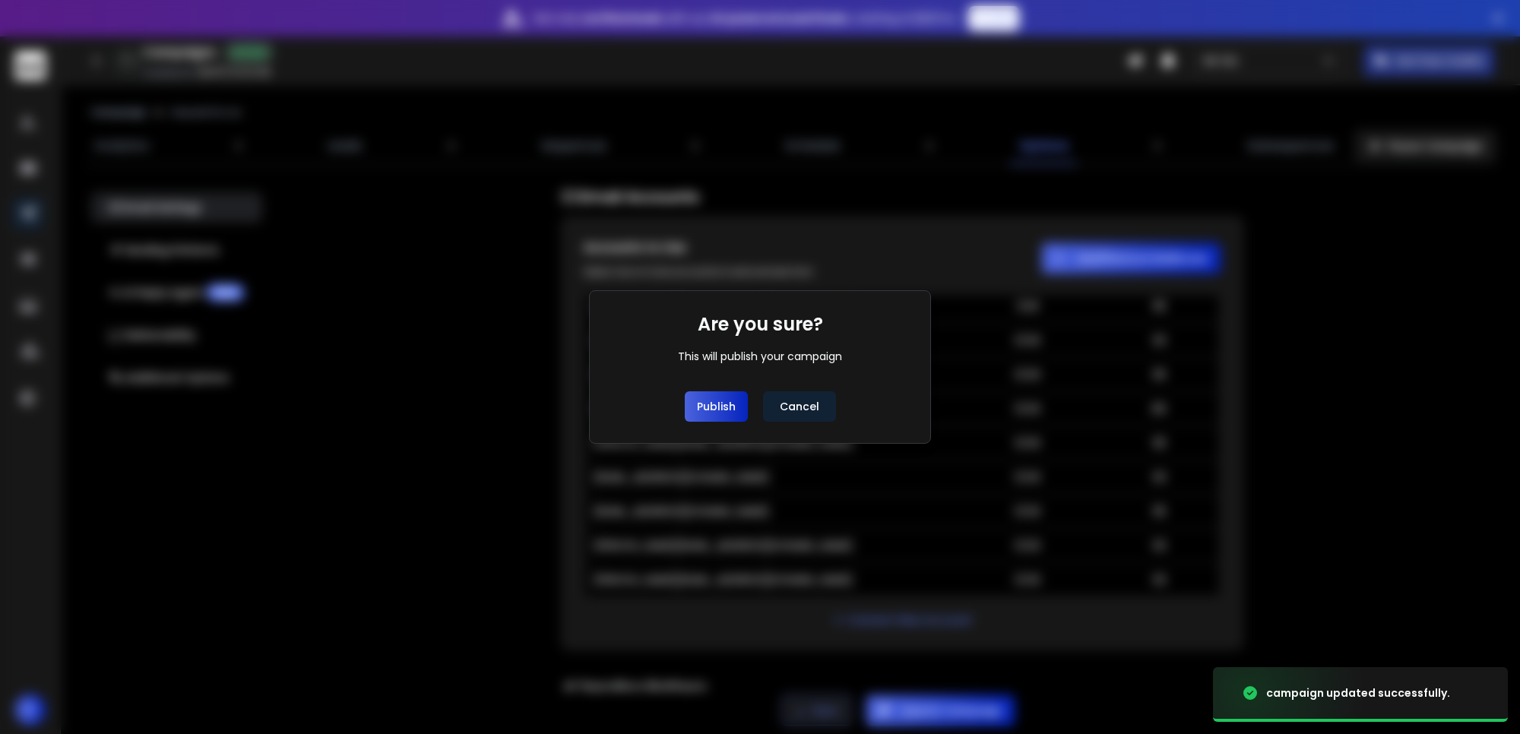
click at [711, 405] on button "Publish" at bounding box center [716, 406] width 63 height 30
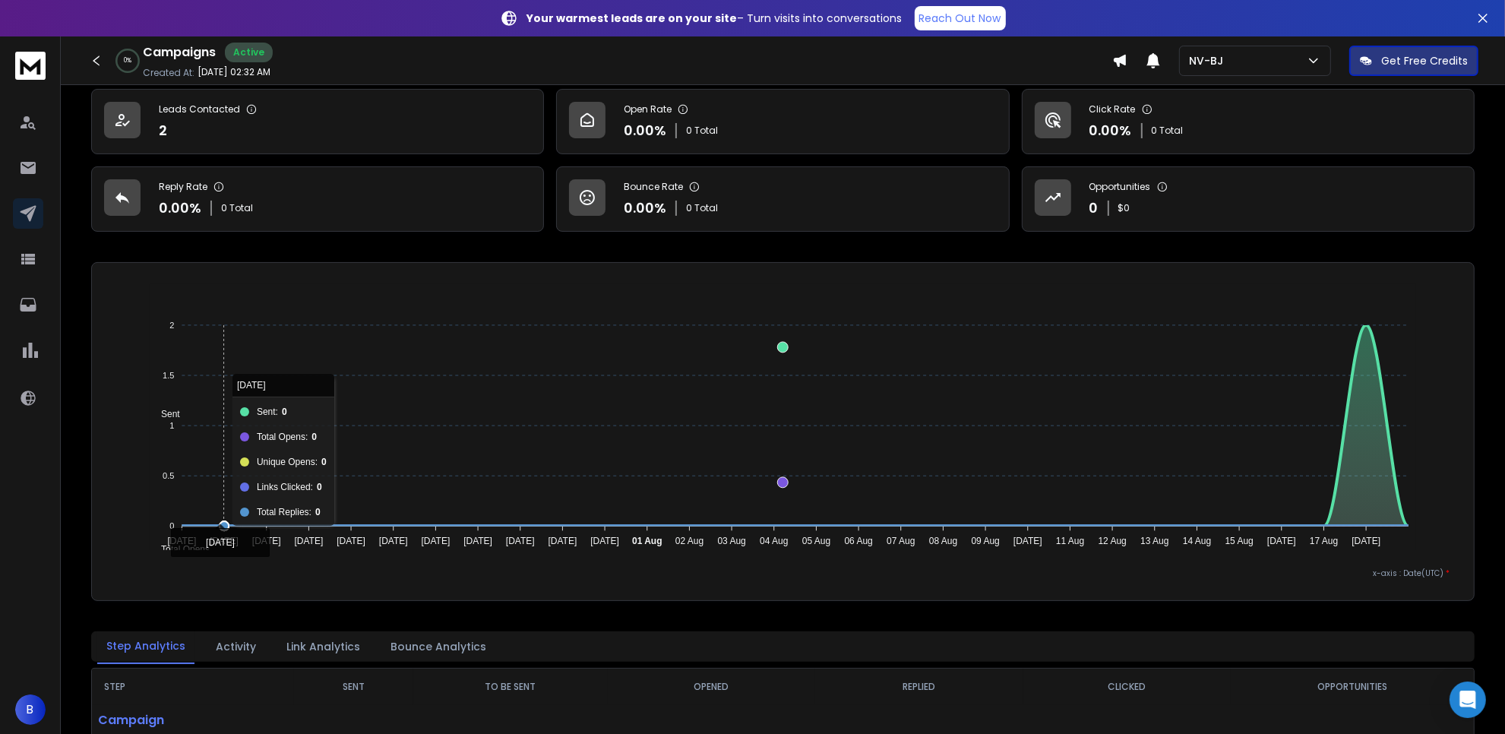
scroll to position [252, 0]
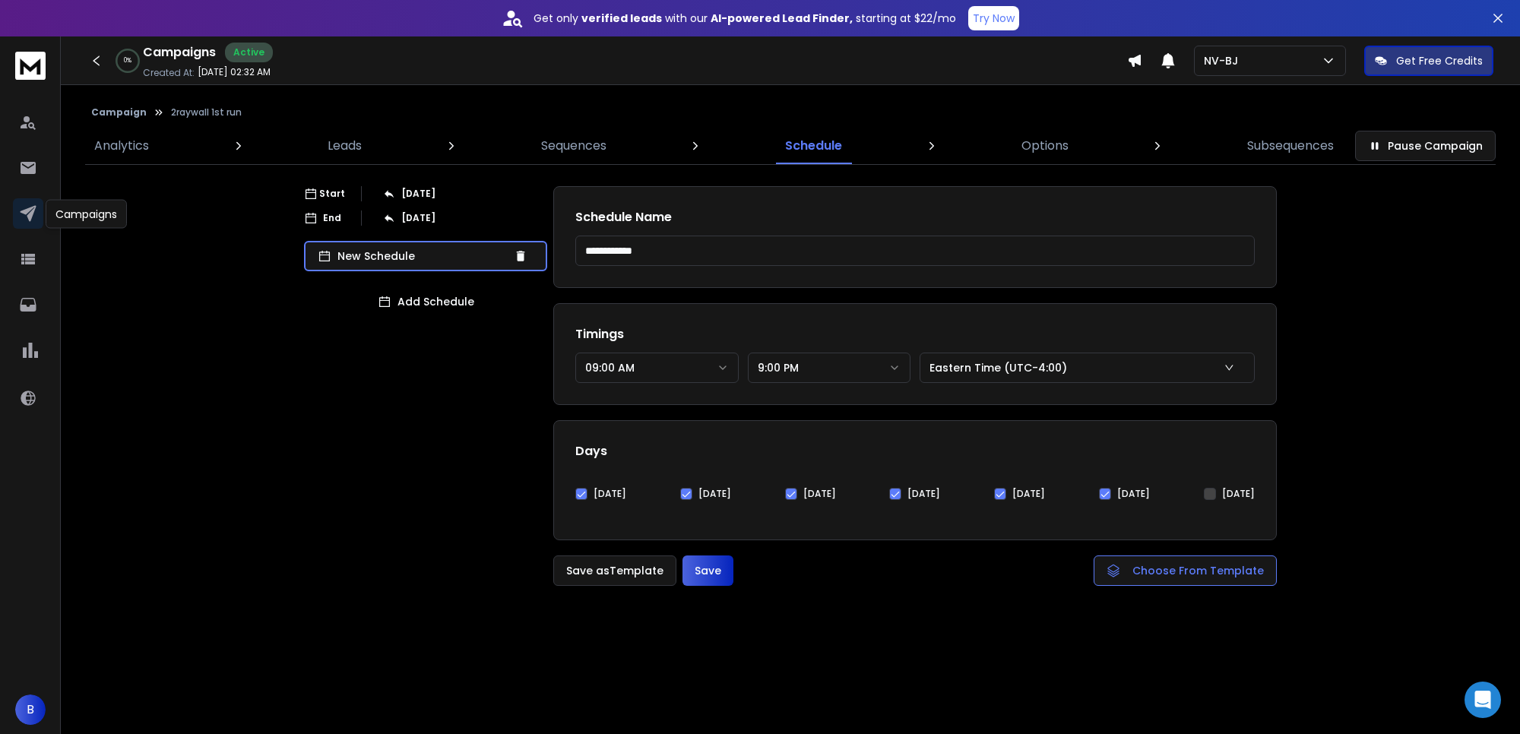
click at [39, 214] on link at bounding box center [28, 213] width 30 height 30
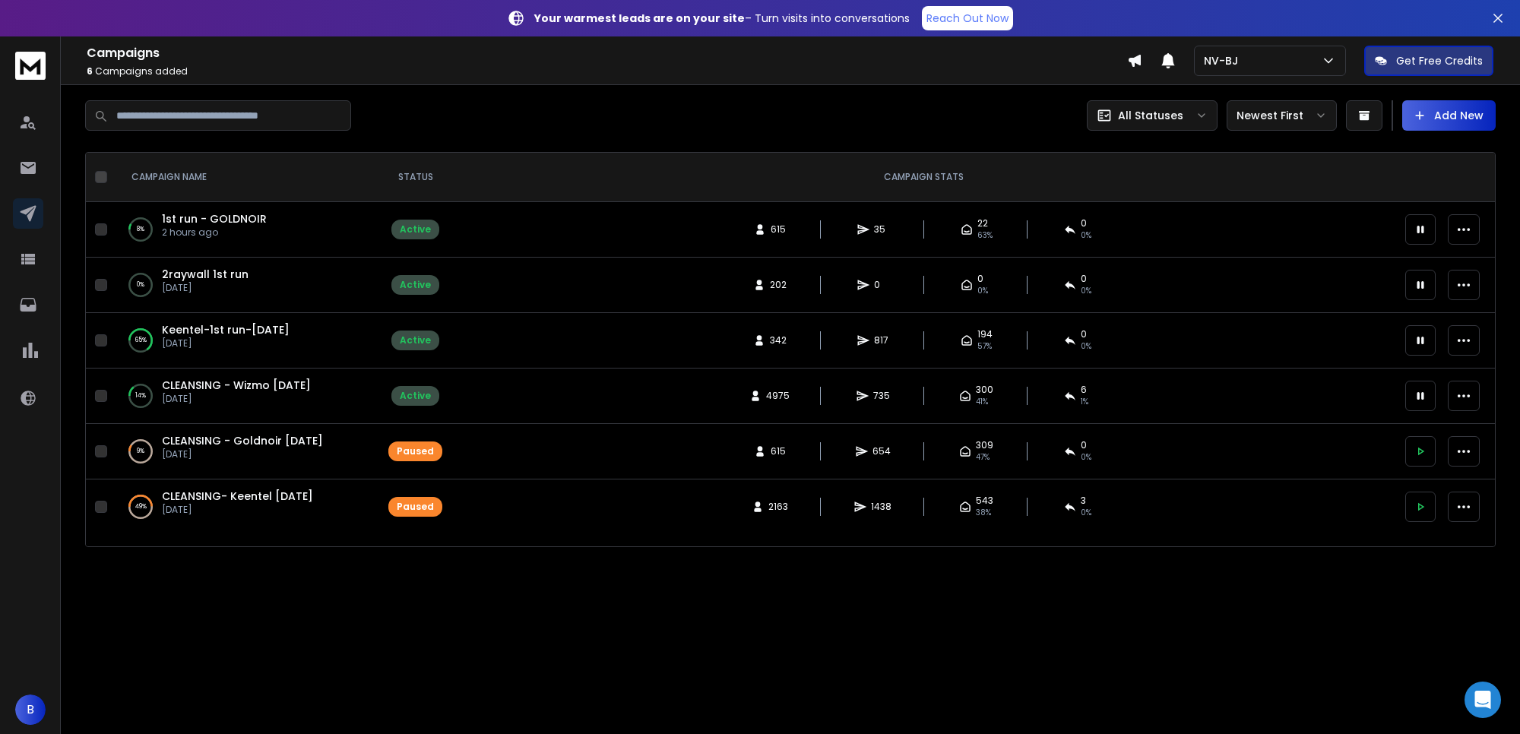
click at [173, 274] on span "2raywall 1st run" at bounding box center [205, 274] width 87 height 15
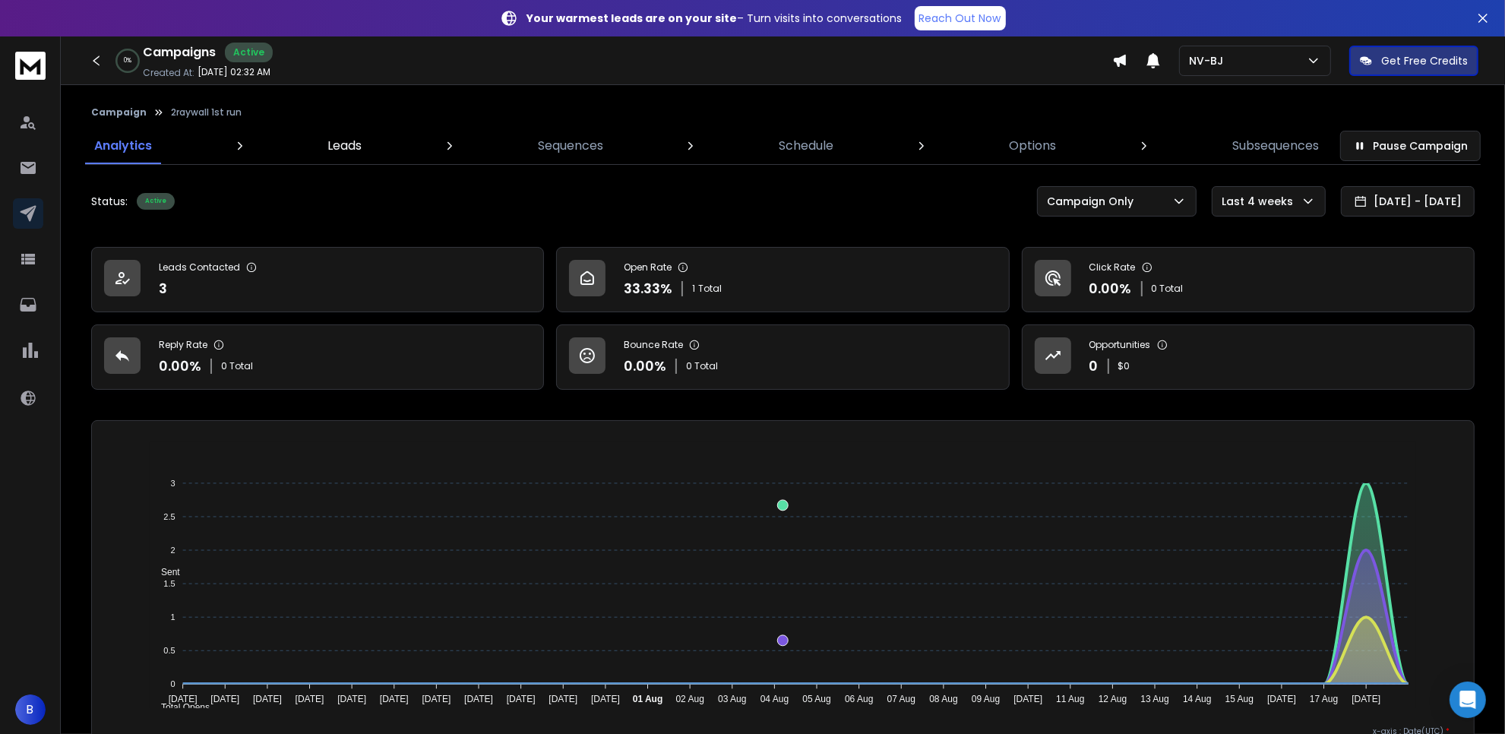
click at [342, 137] on p "Leads" at bounding box center [345, 146] width 34 height 18
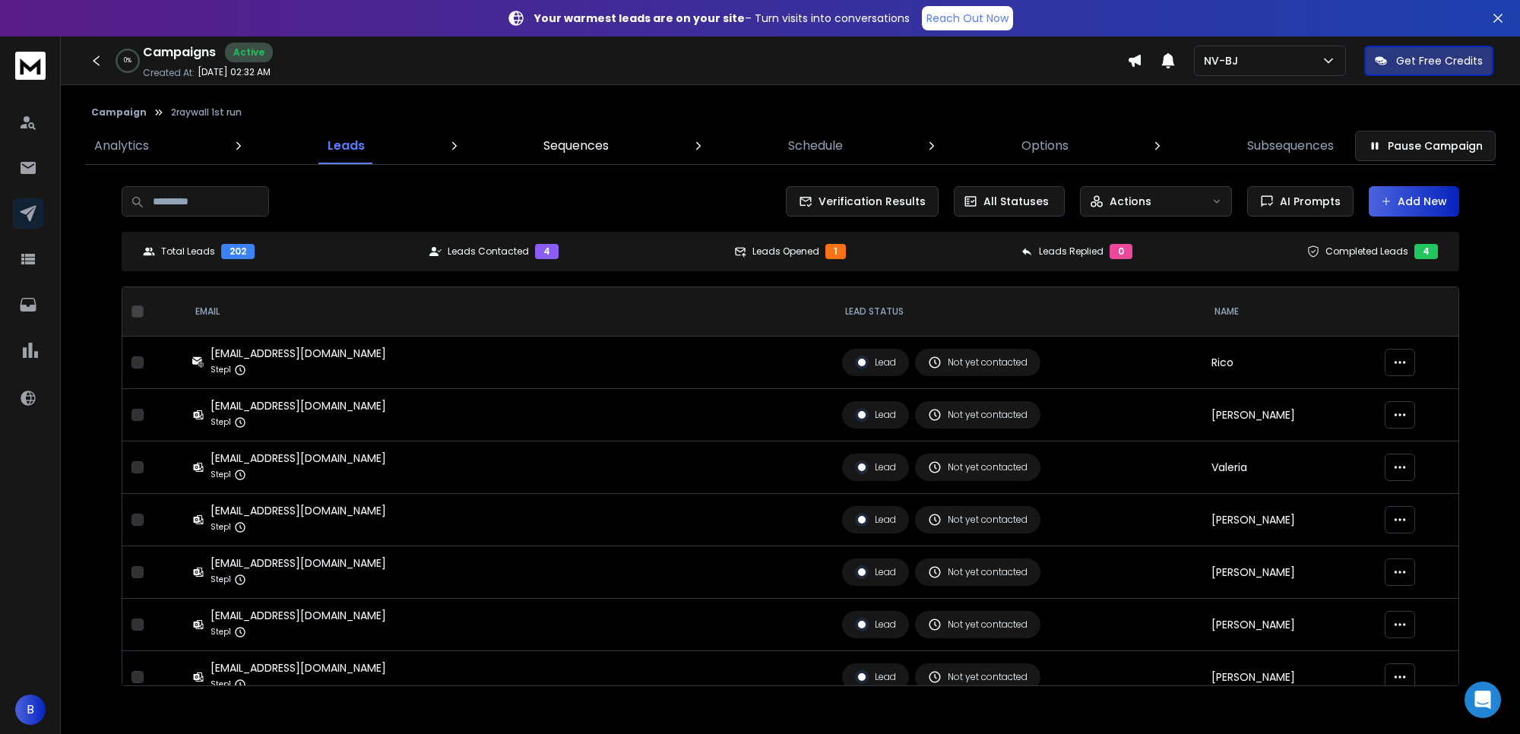
click at [571, 148] on p "Sequences" at bounding box center [575, 146] width 65 height 18
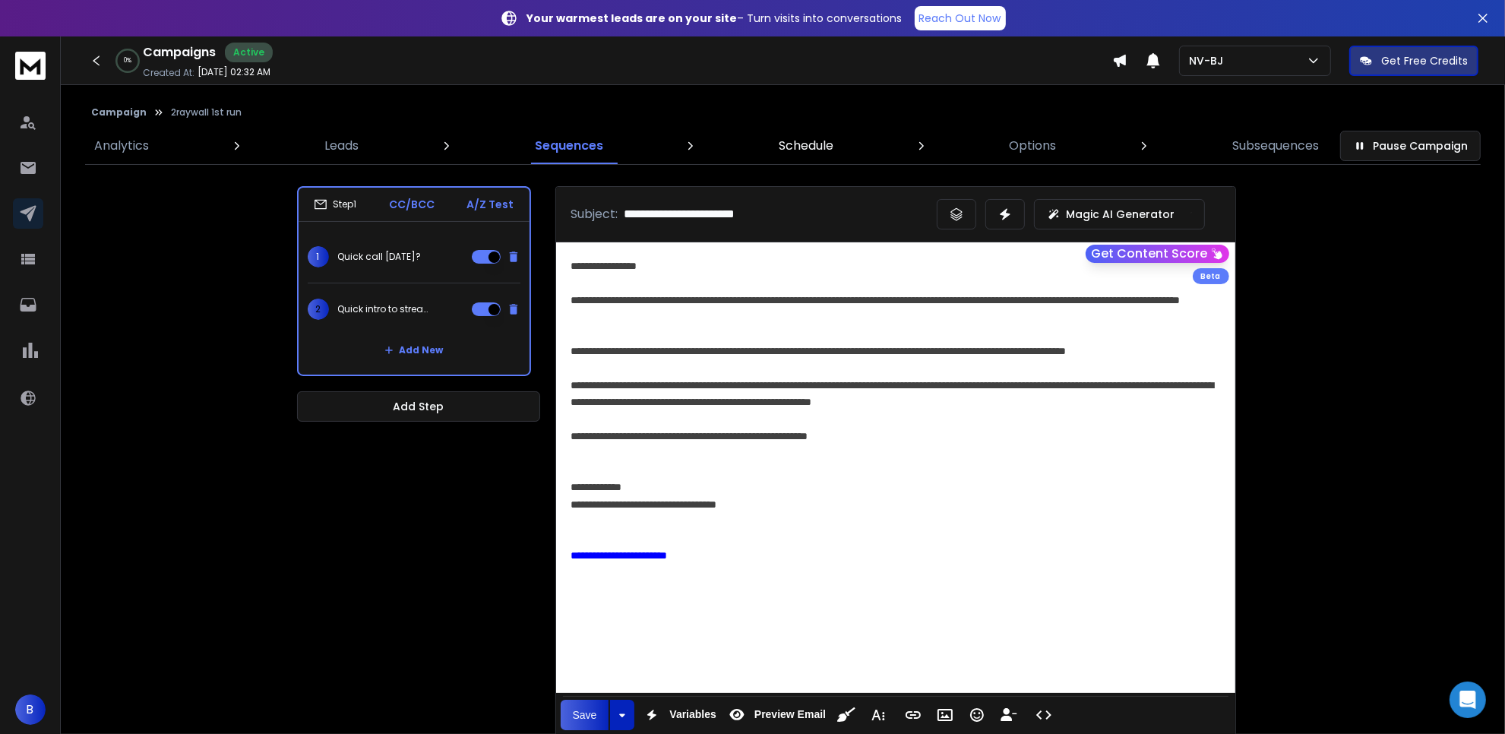
click at [804, 146] on p "Schedule" at bounding box center [806, 146] width 55 height 18
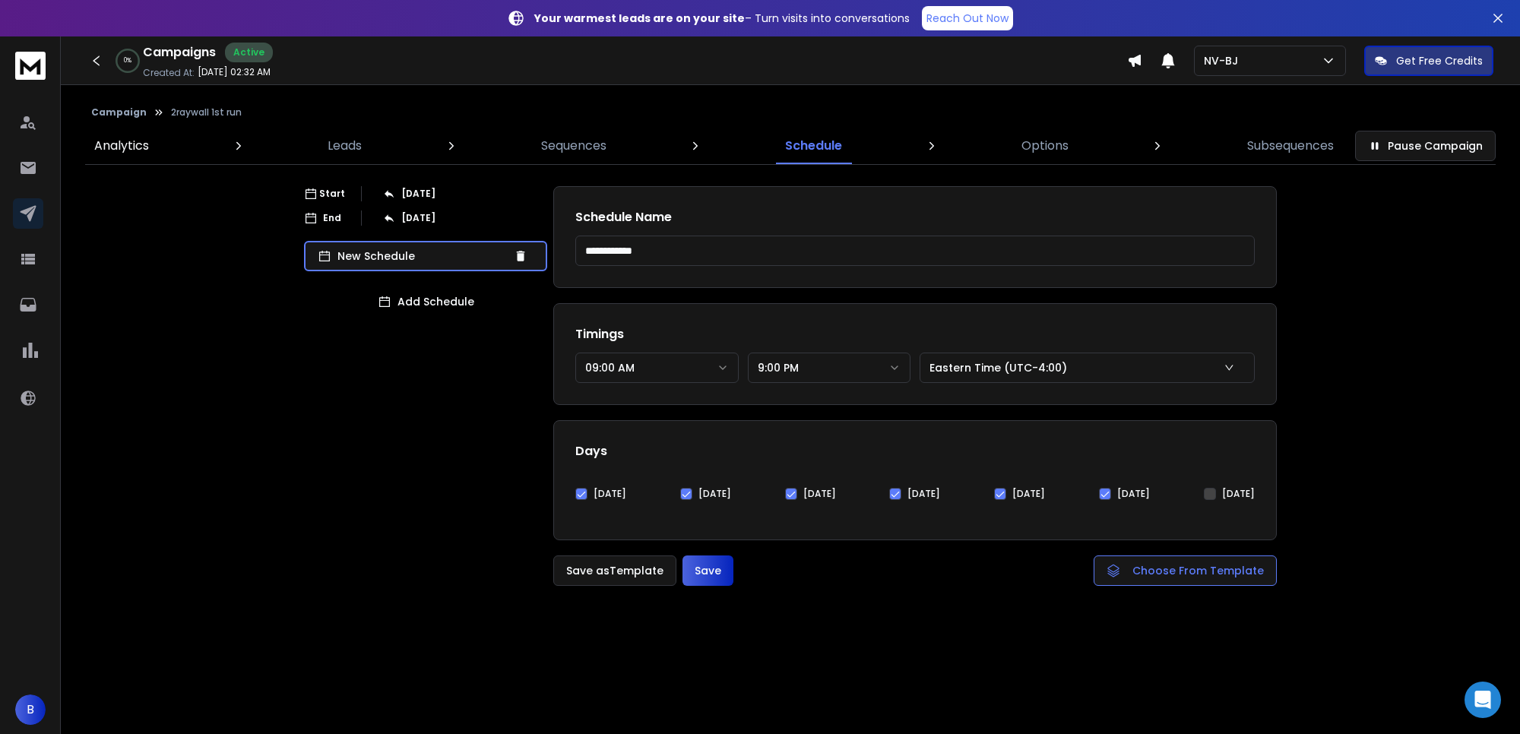
click at [137, 137] on p "Analytics" at bounding box center [121, 146] width 55 height 18
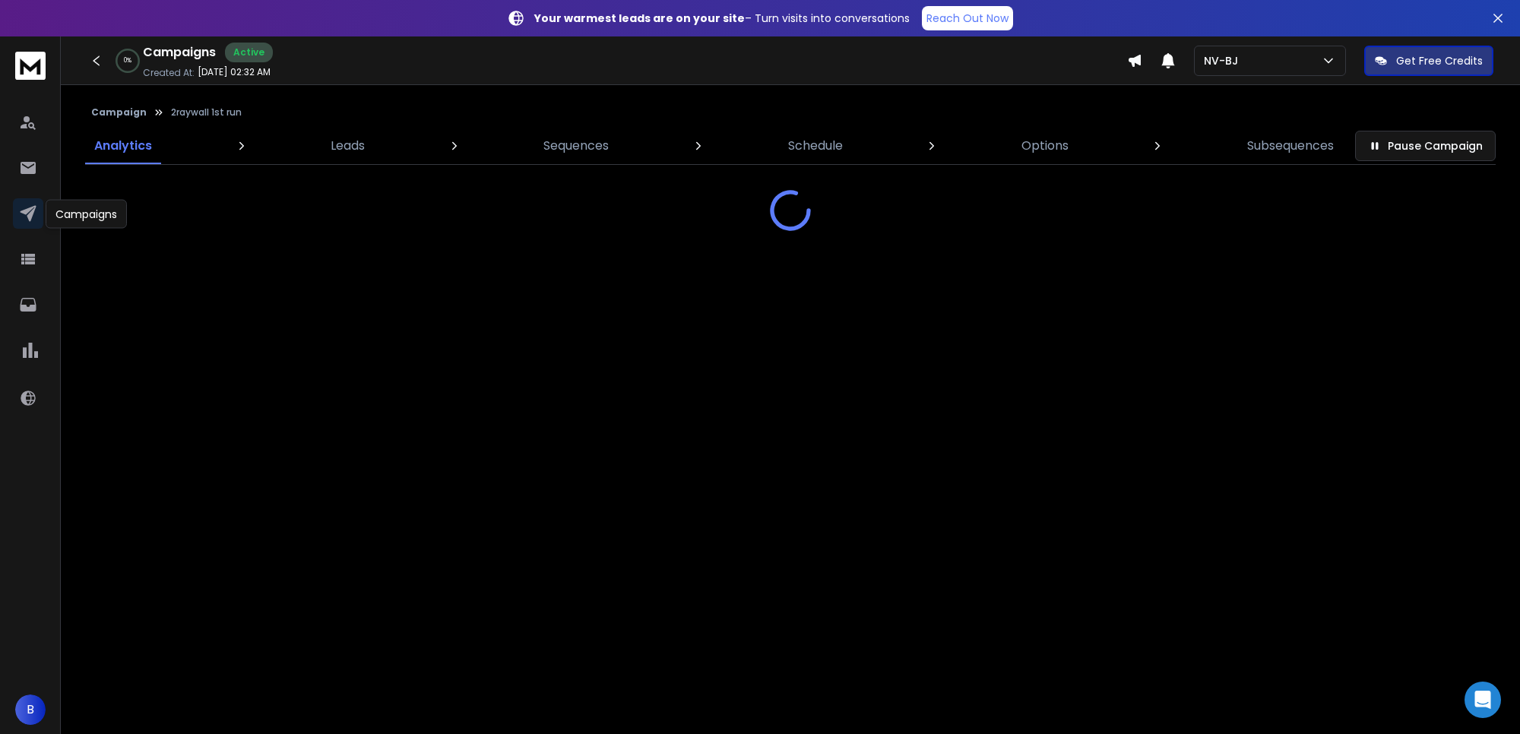
click at [25, 205] on icon at bounding box center [28, 213] width 18 height 18
